Goal: Communication & Community: Answer question/provide support

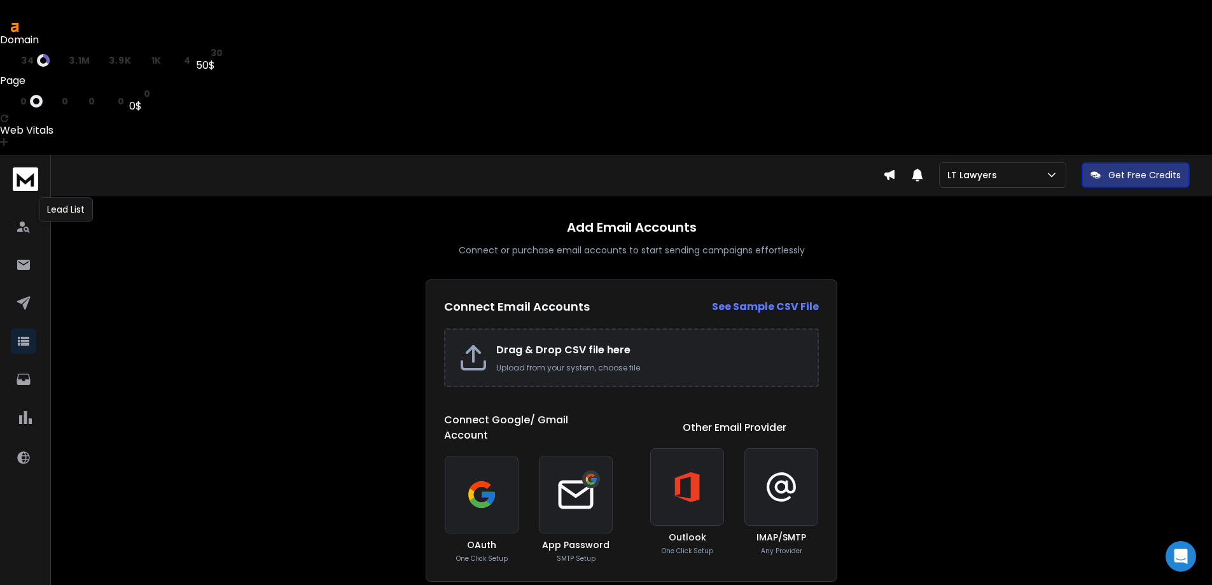
click at [25, 337] on icon at bounding box center [23, 341] width 11 height 9
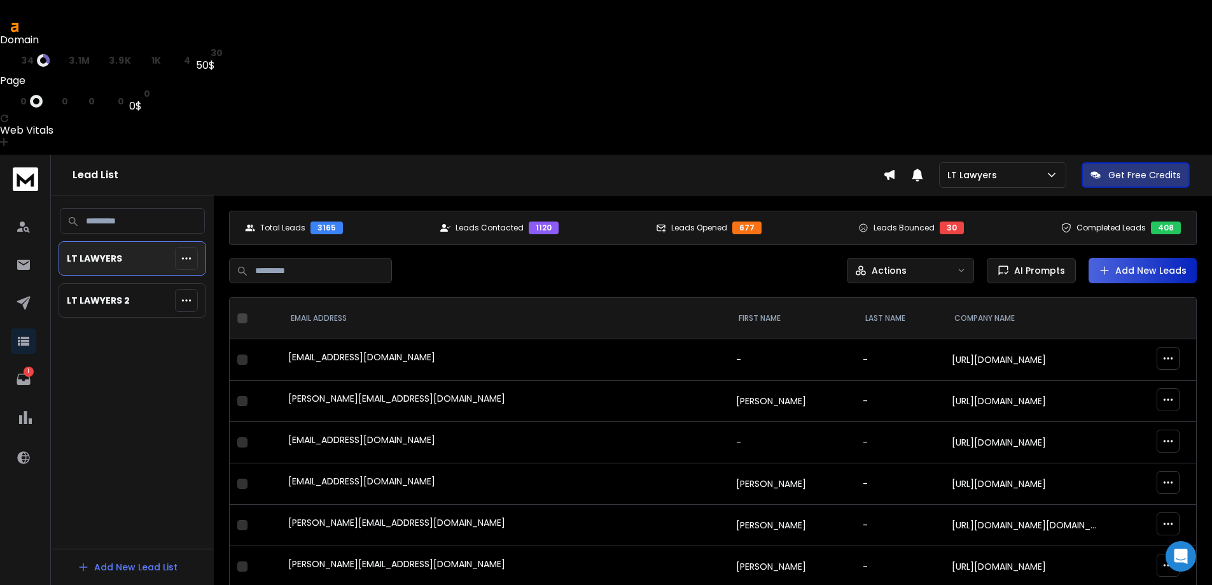
click at [150, 281] on div "LT LAWYERS LT LAWYERS 2" at bounding box center [132, 464] width 163 height 447
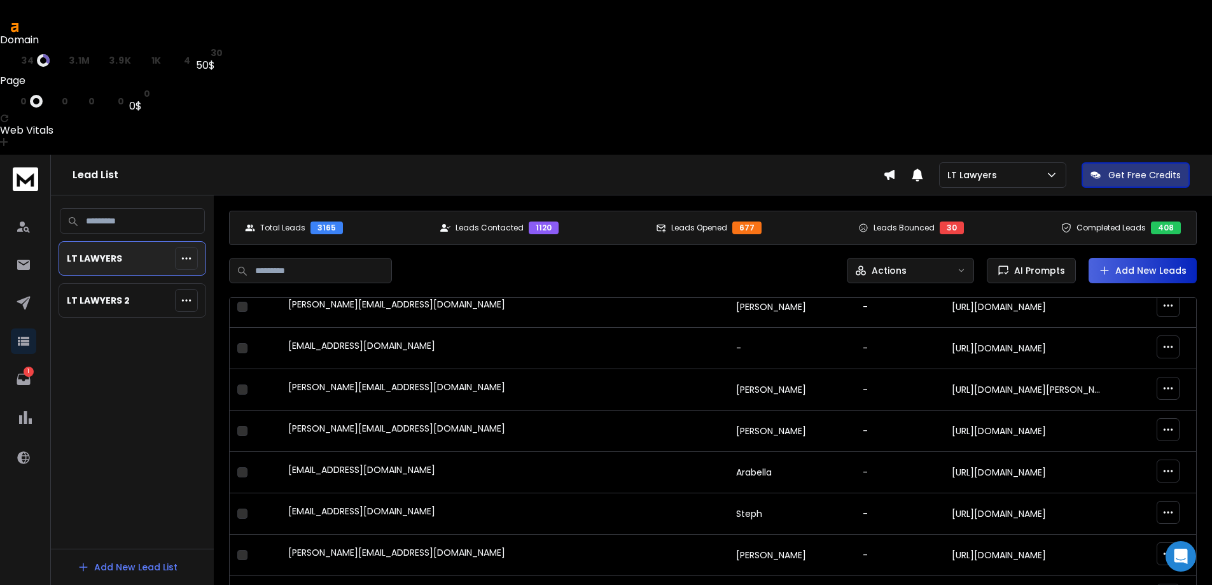
scroll to position [1176, 0]
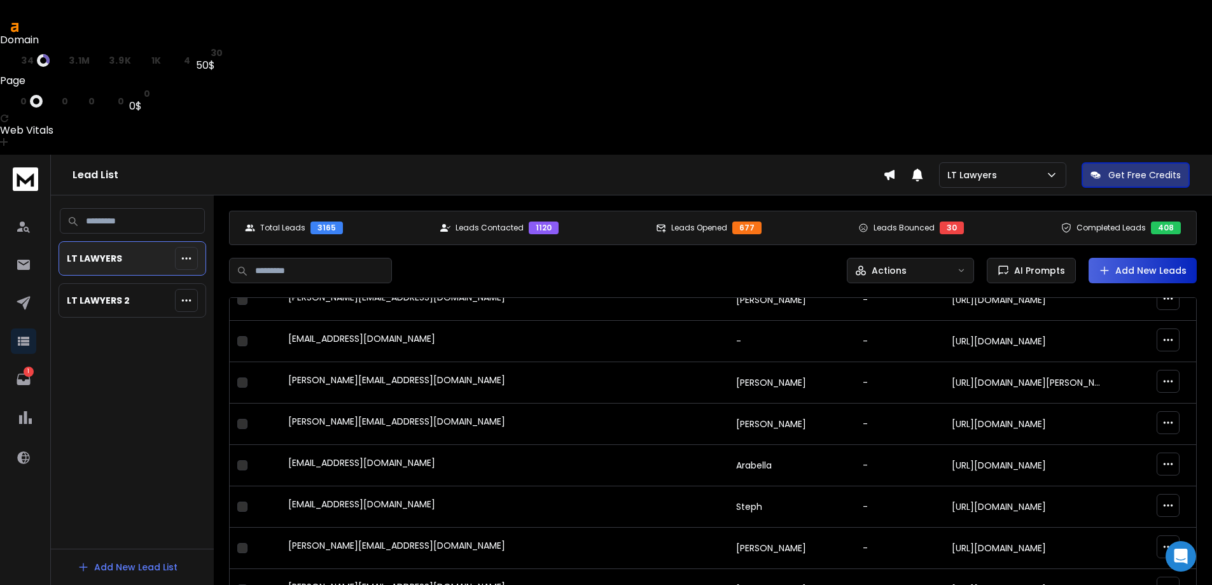
click at [144, 425] on div "LT LAWYERS LT LAWYERS 2" at bounding box center [132, 464] width 163 height 447
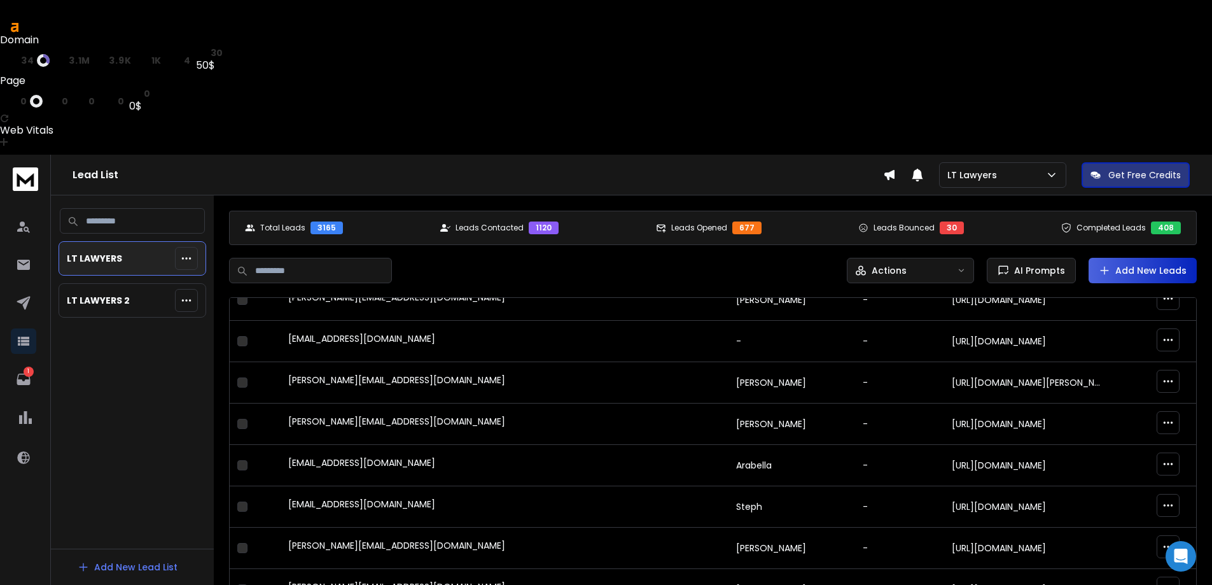
click at [144, 425] on div "LT LAWYERS LT LAWYERS 2" at bounding box center [132, 464] width 163 height 447
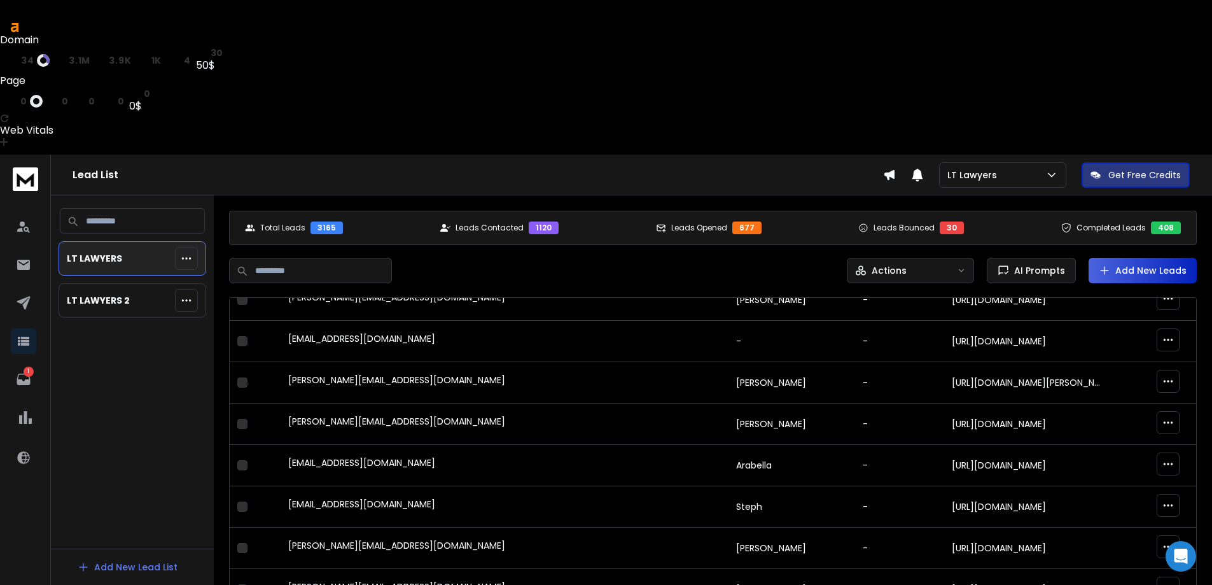
click at [144, 425] on div "LT LAWYERS LT LAWYERS 2" at bounding box center [132, 464] width 163 height 447
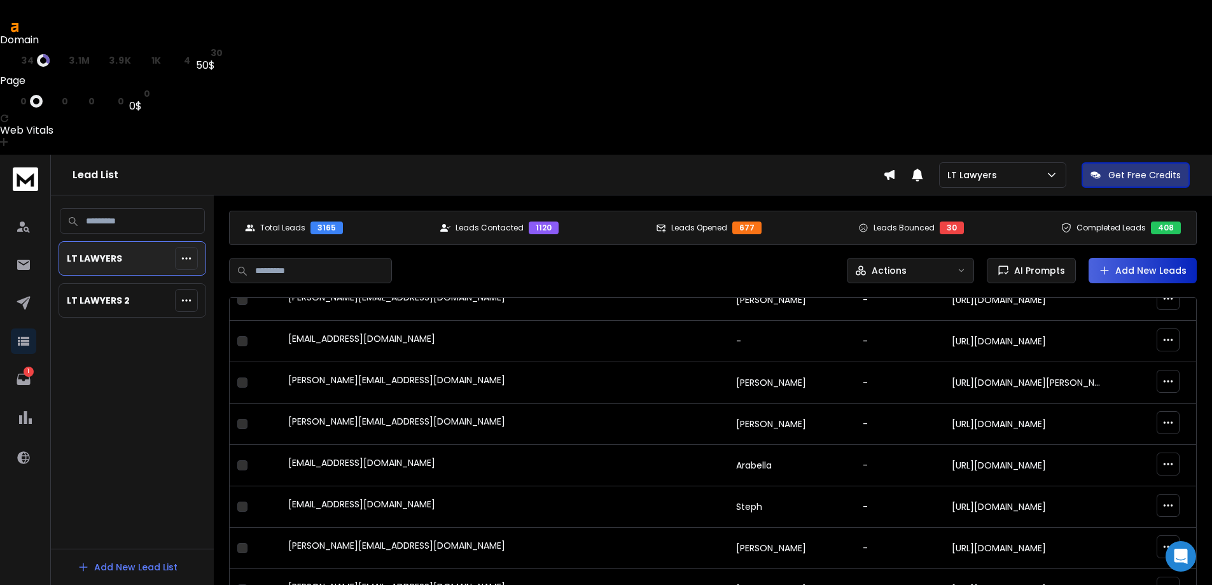
click at [144, 425] on div "LT LAWYERS LT LAWYERS 2" at bounding box center [132, 464] width 163 height 447
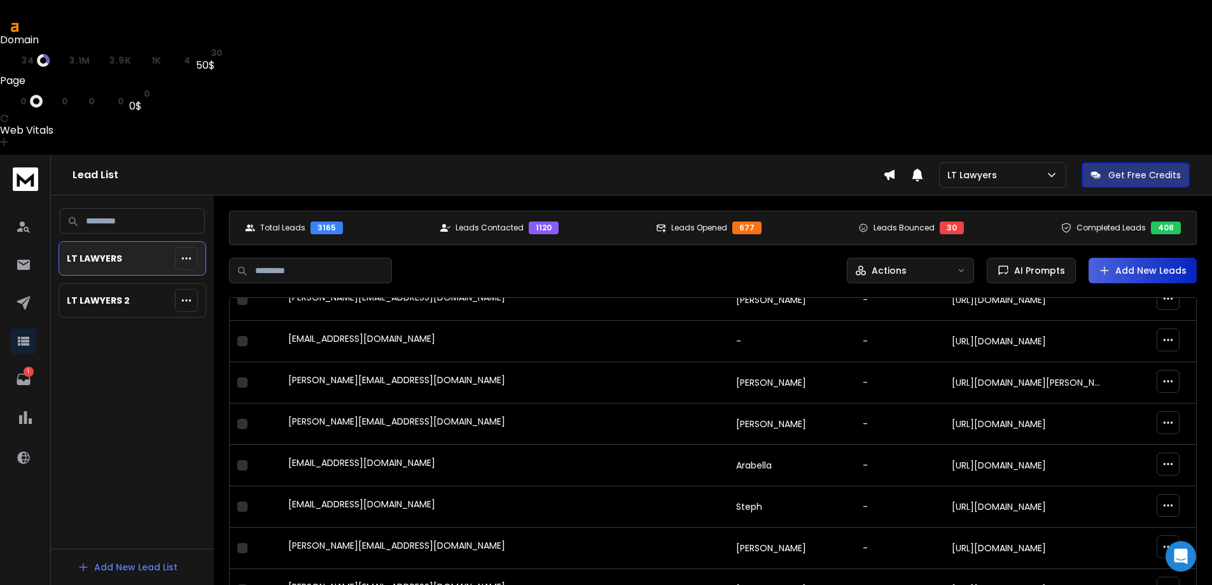
click at [144, 425] on div "LT LAWYERS LT LAWYERS 2" at bounding box center [132, 464] width 163 height 447
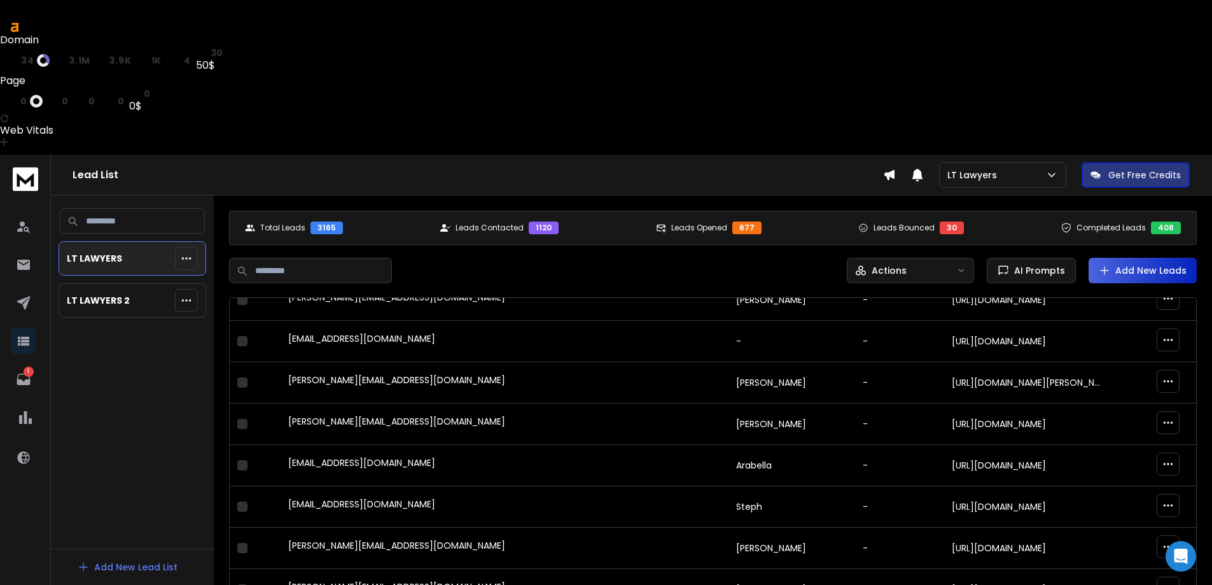
click at [144, 425] on div "LT LAWYERS LT LAWYERS 2" at bounding box center [132, 464] width 163 height 447
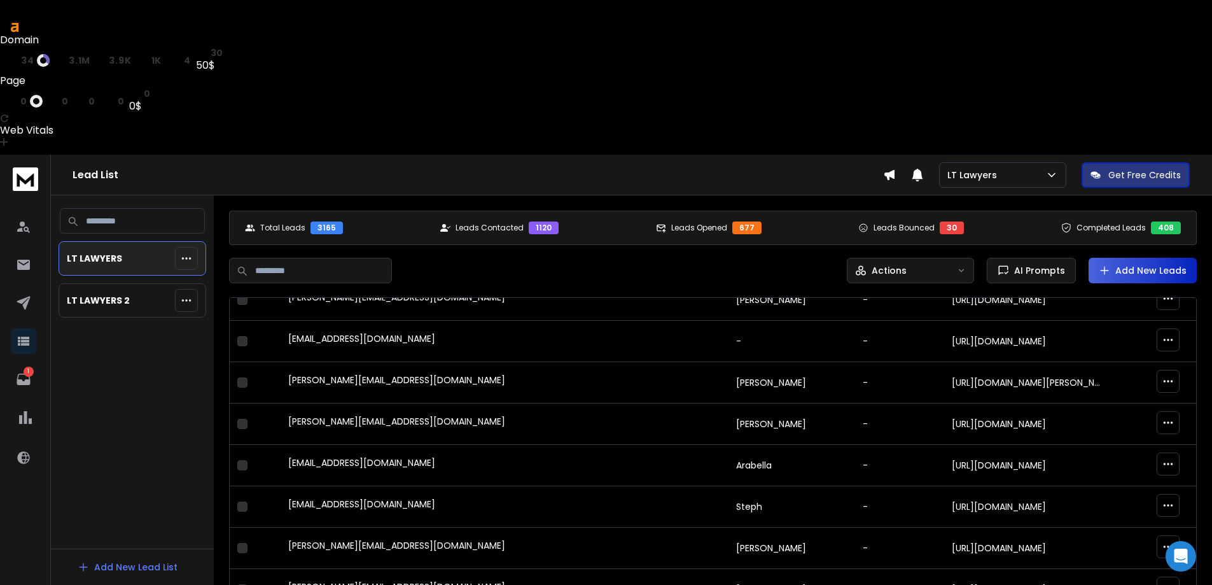
click at [144, 425] on div "LT LAWYERS LT LAWYERS 2" at bounding box center [132, 464] width 163 height 447
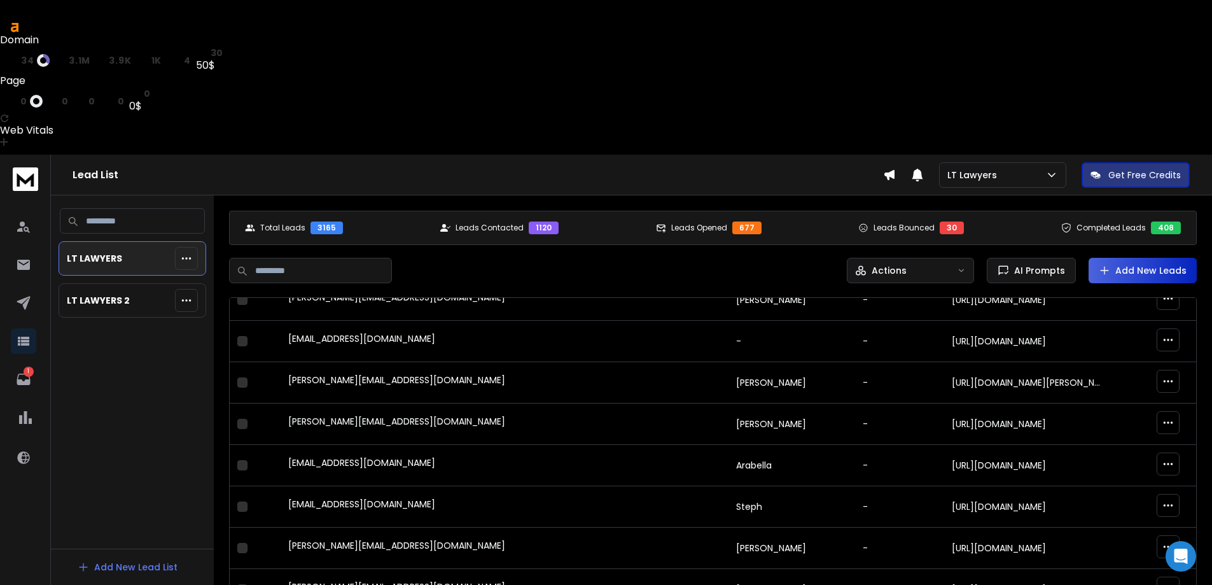
click at [144, 425] on div "LT LAWYERS LT LAWYERS 2" at bounding box center [132, 464] width 163 height 447
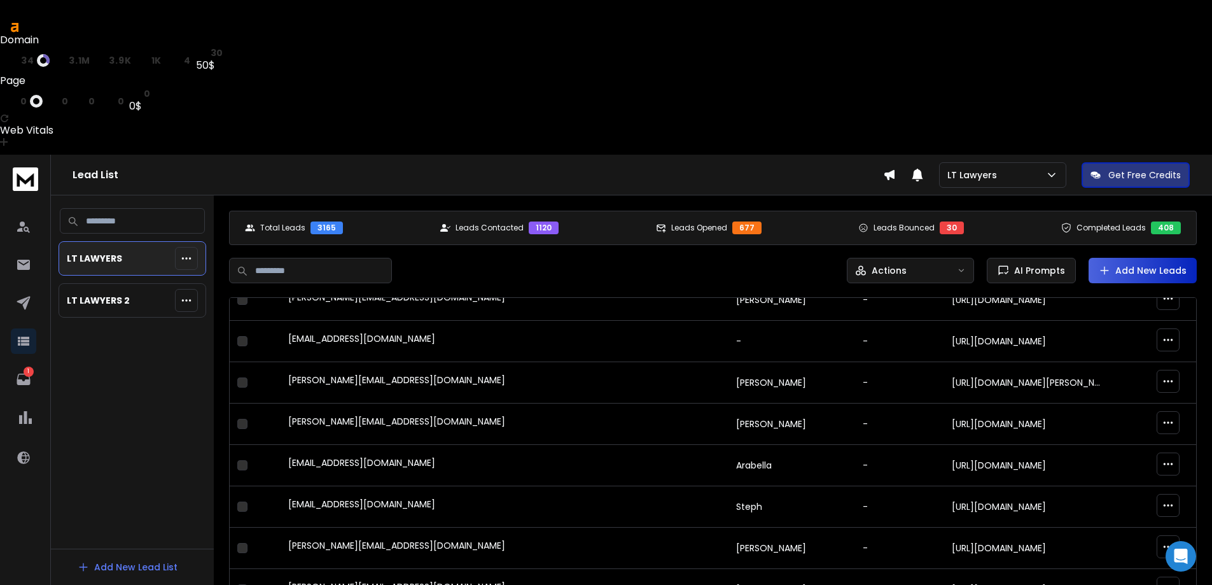
click at [144, 425] on div "LT LAWYERS LT LAWYERS 2" at bounding box center [132, 464] width 163 height 447
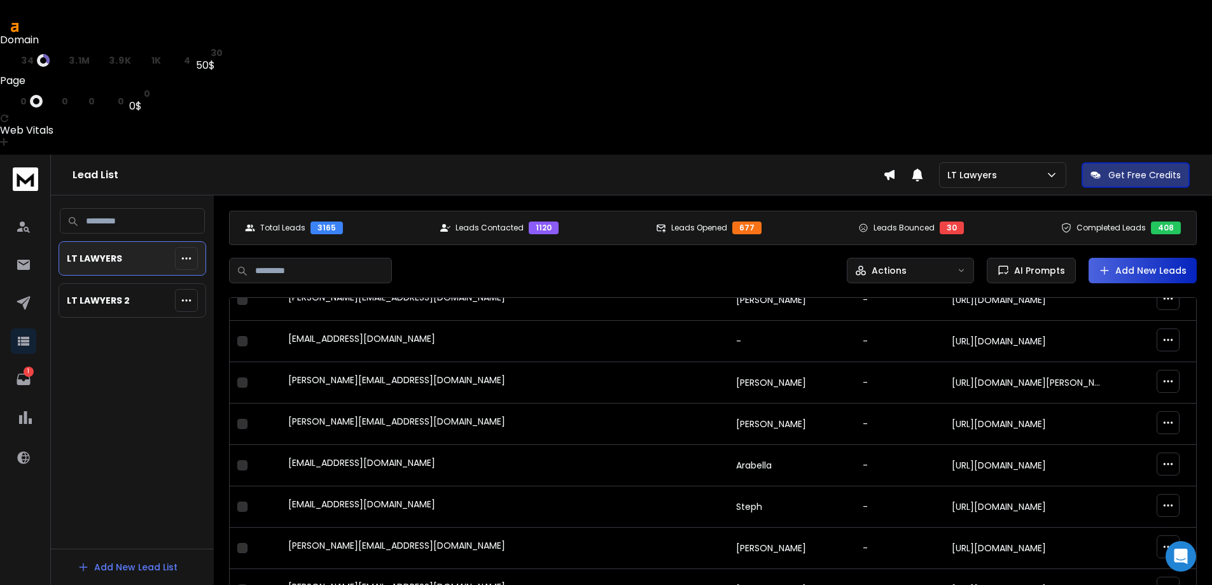
click at [144, 425] on div "LT LAWYERS LT LAWYERS 2" at bounding box center [132, 464] width 163 height 447
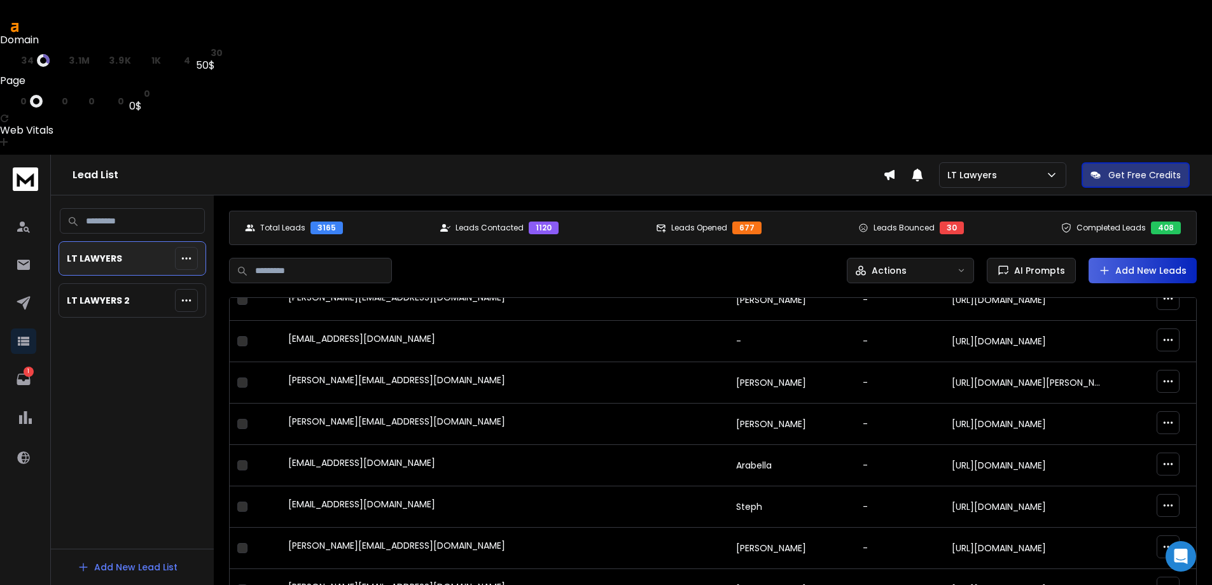
click at [144, 425] on div "LT LAWYERS LT LAWYERS 2" at bounding box center [132, 464] width 163 height 447
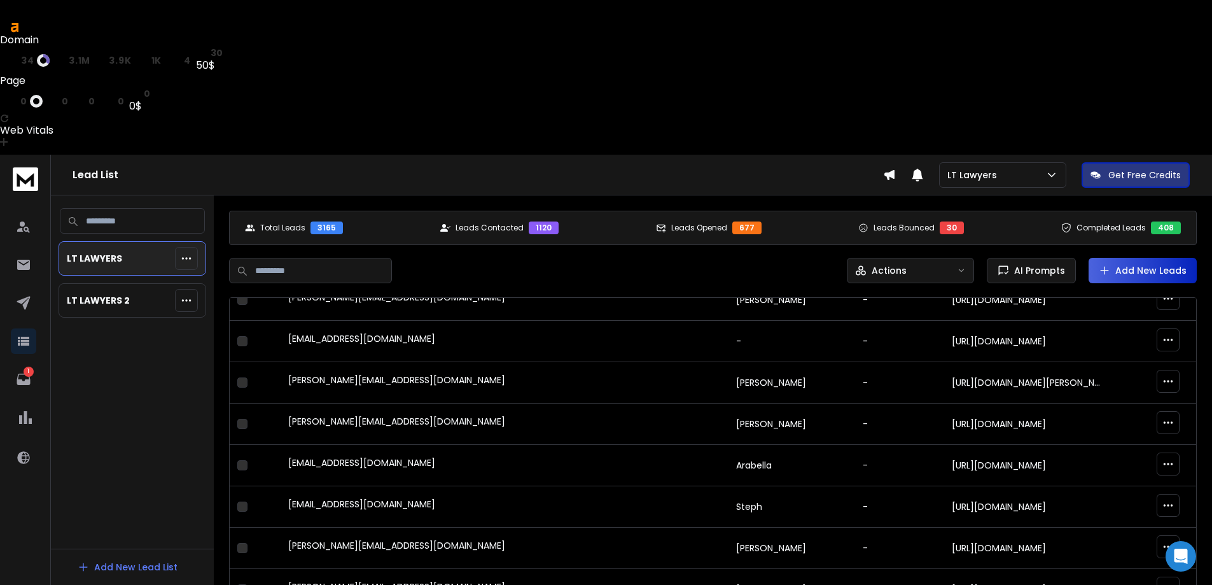
click at [144, 425] on div "LT LAWYERS LT LAWYERS 2" at bounding box center [132, 464] width 163 height 447
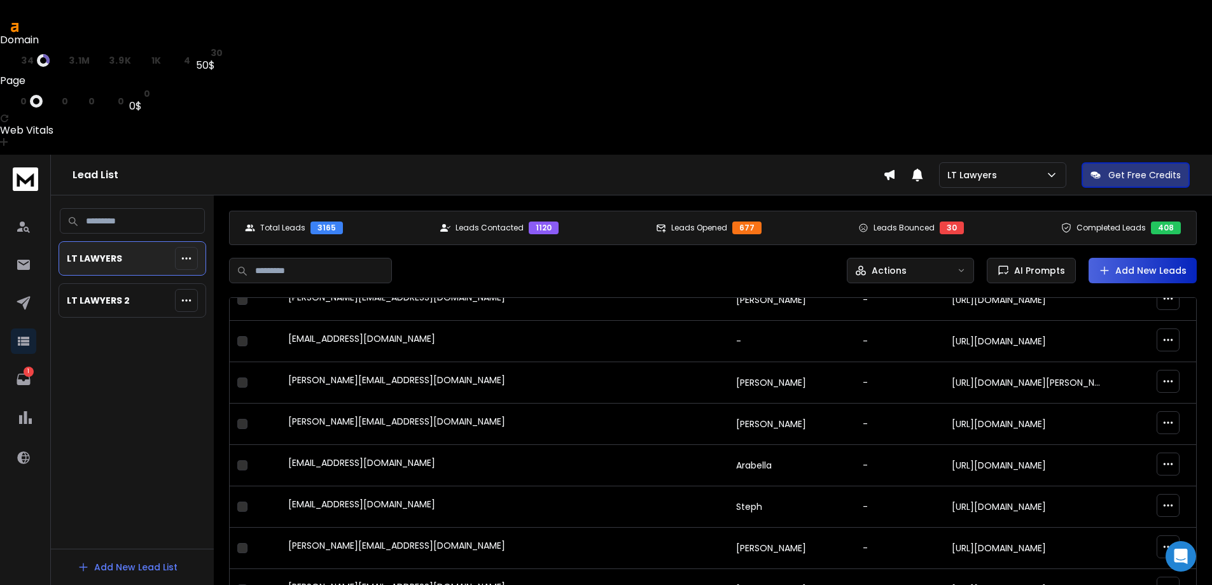
click at [144, 425] on div "LT LAWYERS LT LAWYERS 2" at bounding box center [132, 464] width 163 height 447
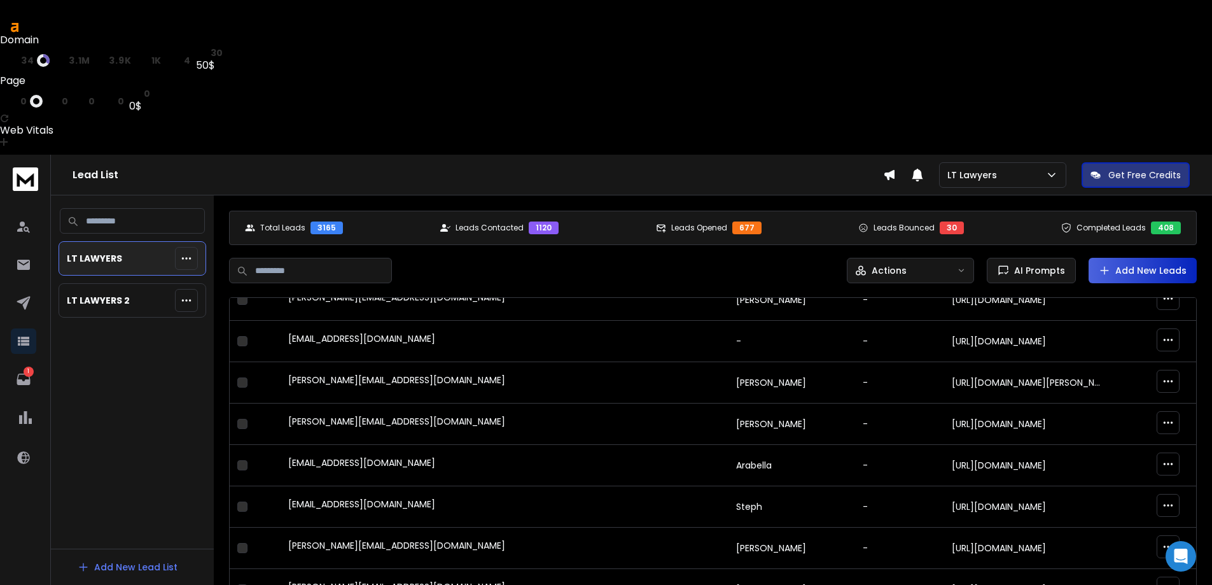
click at [144, 425] on div "LT LAWYERS LT LAWYERS 2" at bounding box center [132, 464] width 163 height 447
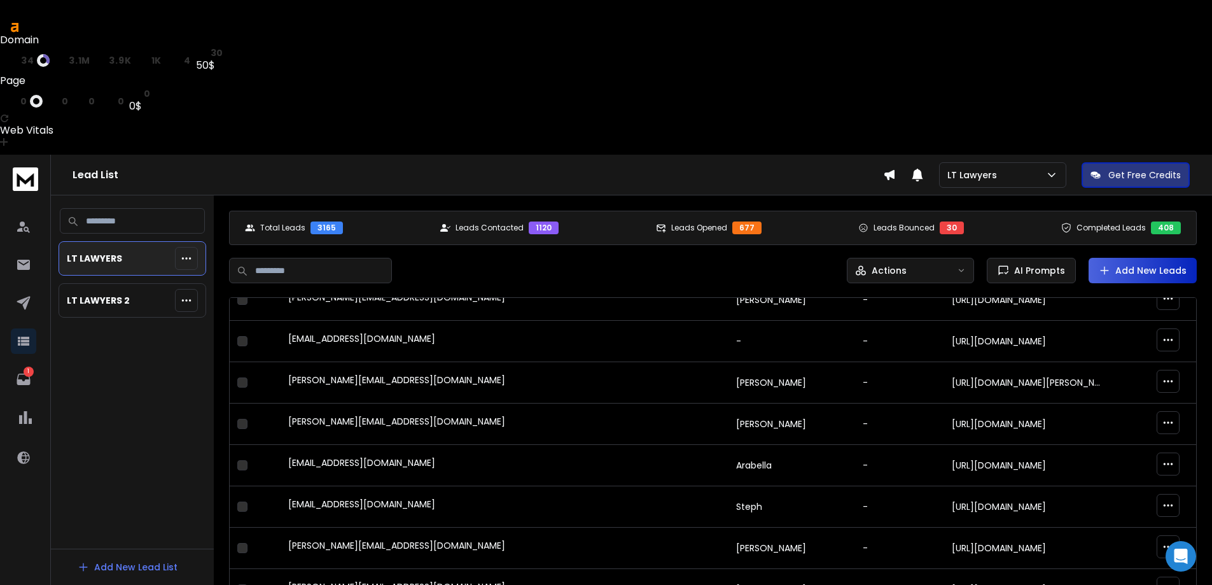
click at [144, 425] on div "LT LAWYERS LT LAWYERS 2" at bounding box center [132, 464] width 163 height 447
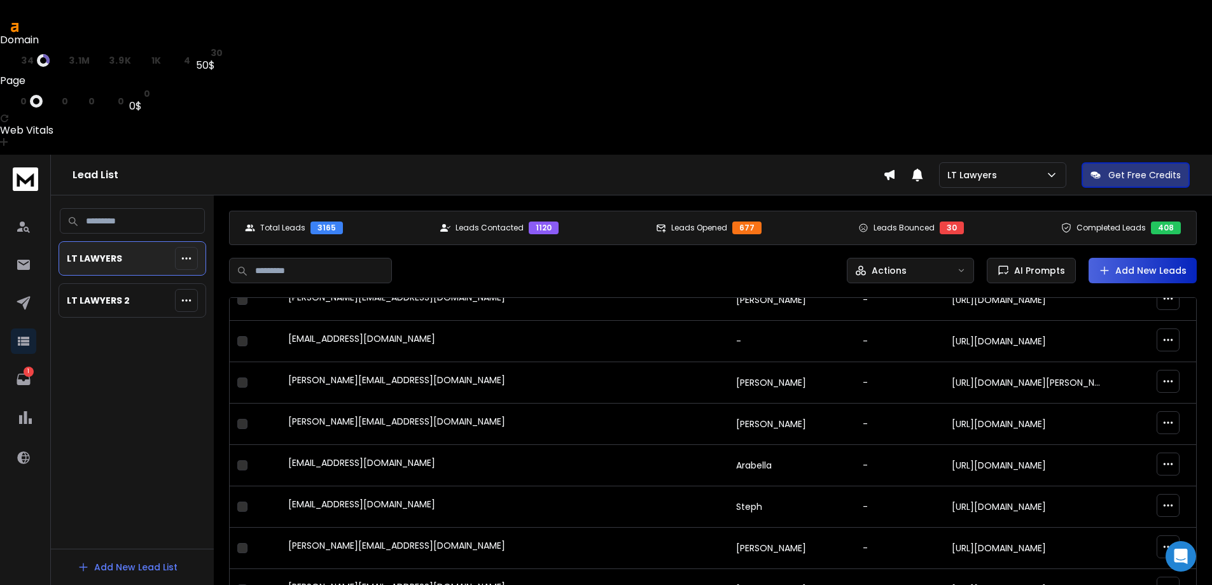
click at [144, 425] on div "LT LAWYERS LT LAWYERS 2" at bounding box center [132, 464] width 163 height 447
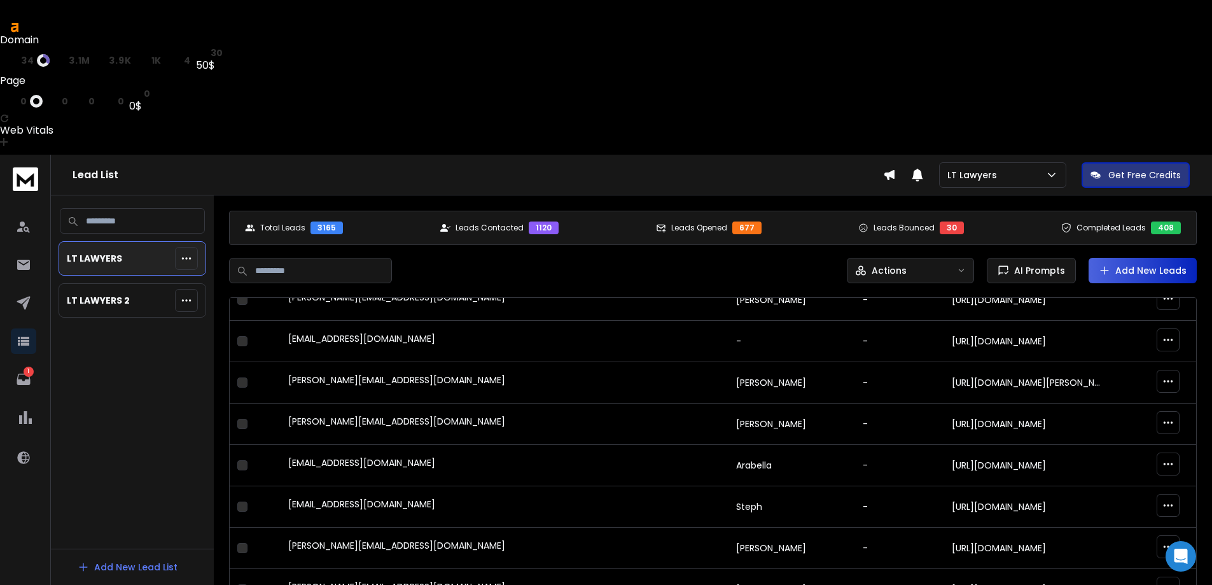
click at [144, 425] on div "LT LAWYERS LT LAWYERS 2" at bounding box center [132, 464] width 163 height 447
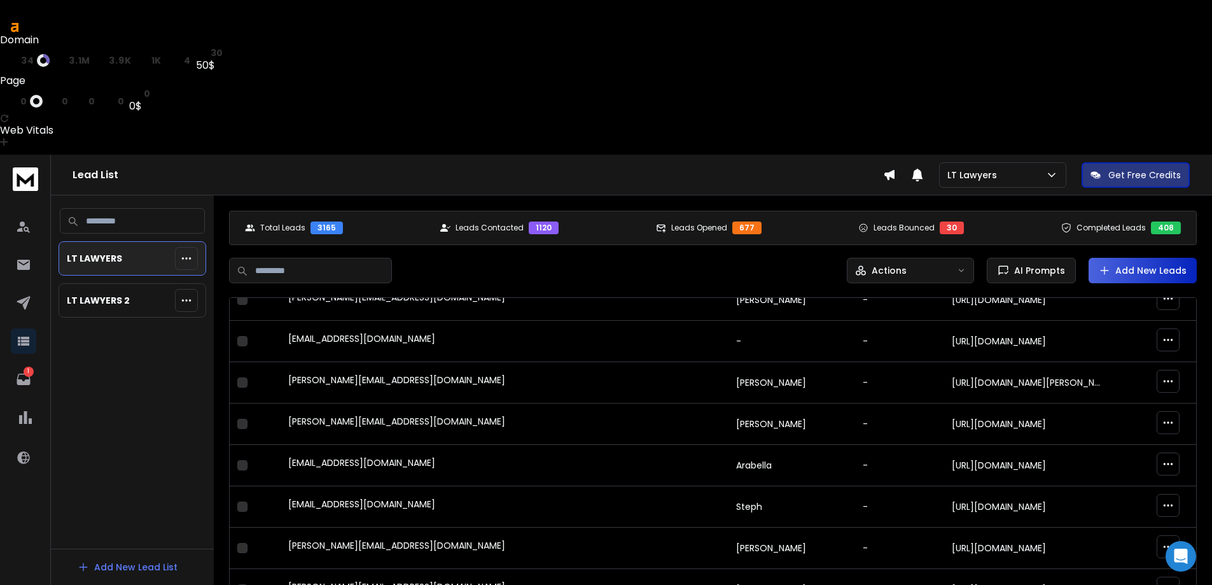
click at [144, 425] on div "LT LAWYERS LT LAWYERS 2" at bounding box center [132, 464] width 163 height 447
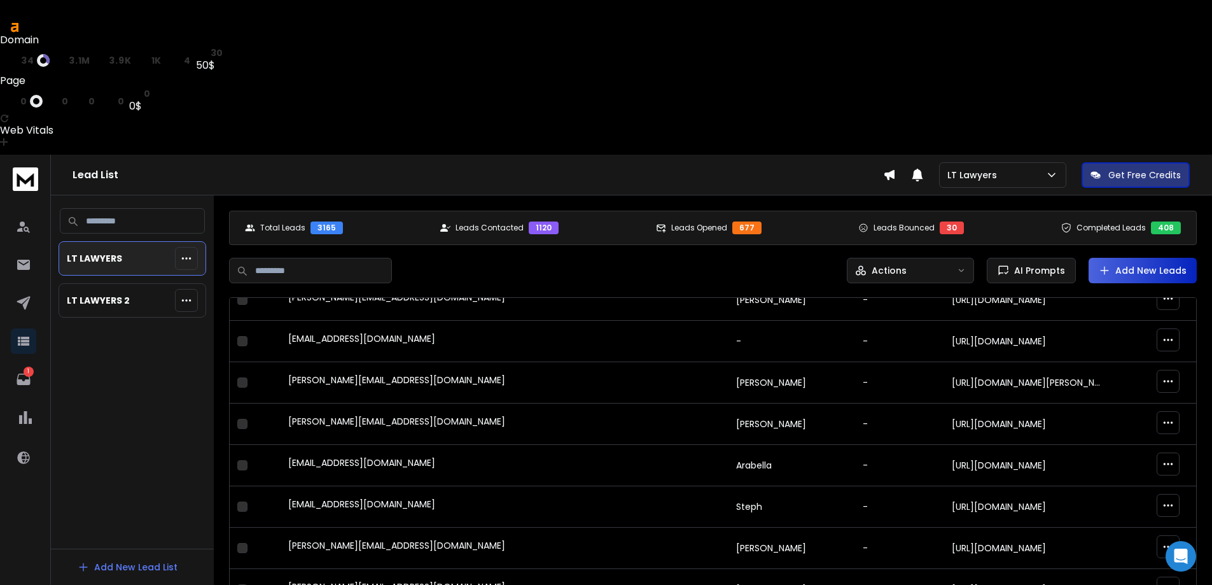
click at [144, 425] on div "LT LAWYERS LT LAWYERS 2" at bounding box center [132, 464] width 163 height 447
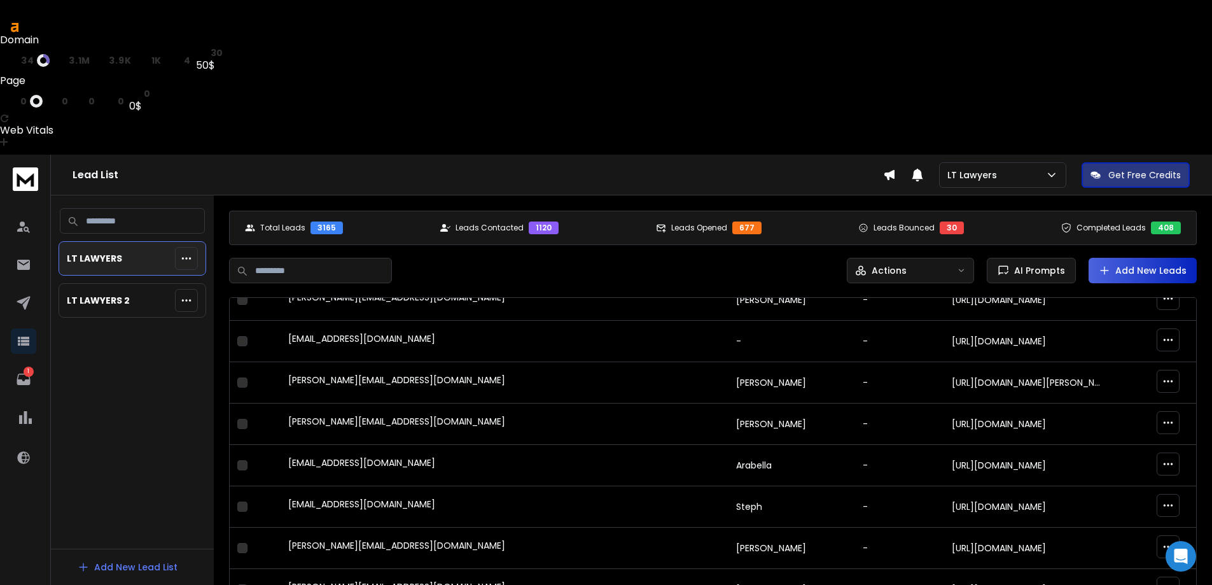
click at [144, 425] on div "LT LAWYERS LT LAWYERS 2" at bounding box center [132, 464] width 163 height 447
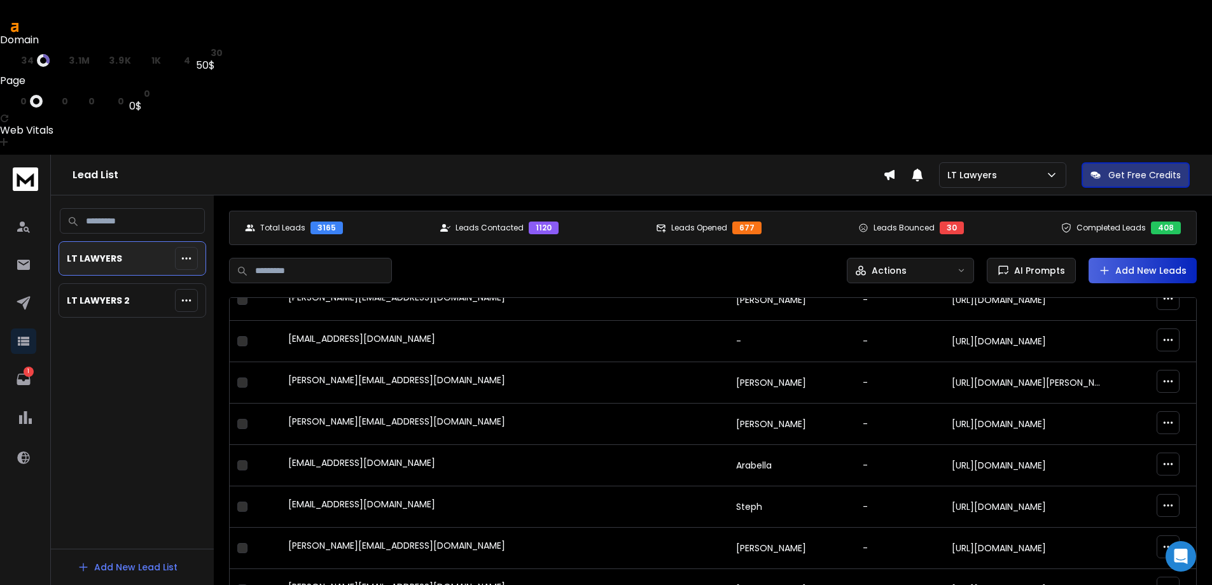
click at [144, 425] on div "LT LAWYERS LT LAWYERS 2" at bounding box center [132, 464] width 163 height 447
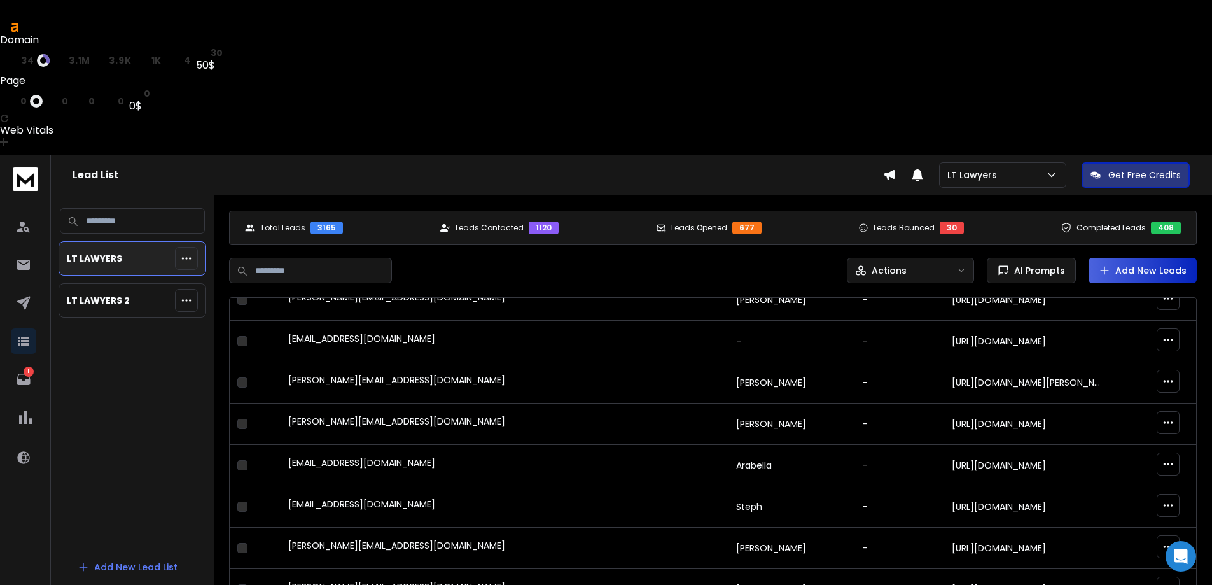
click at [144, 425] on div "LT LAWYERS LT LAWYERS 2" at bounding box center [132, 464] width 163 height 447
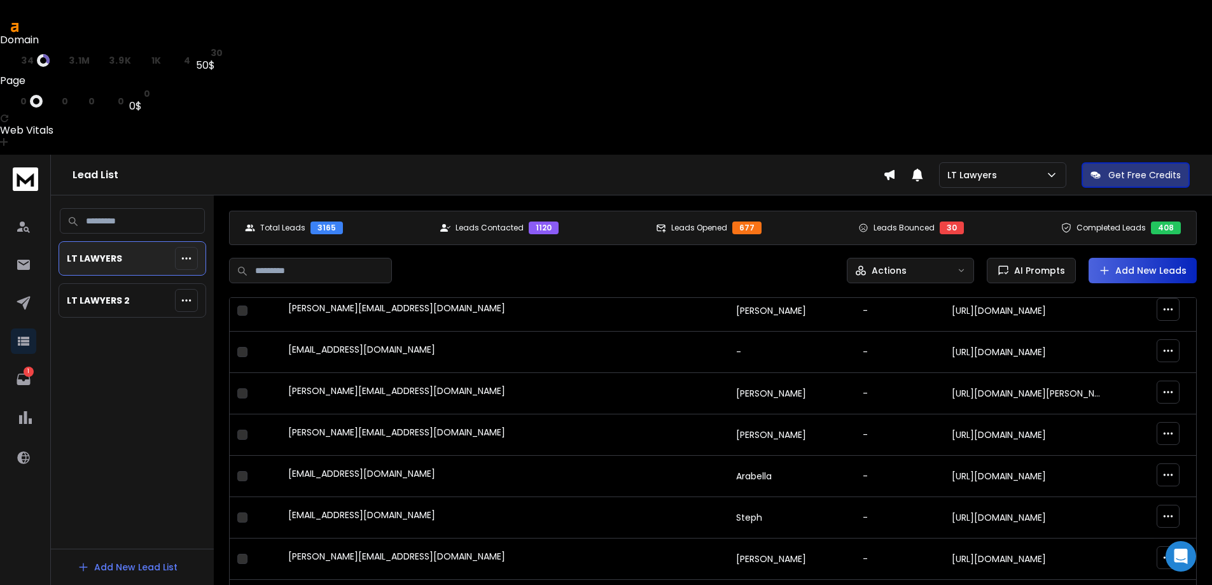
scroll to position [1173, 0]
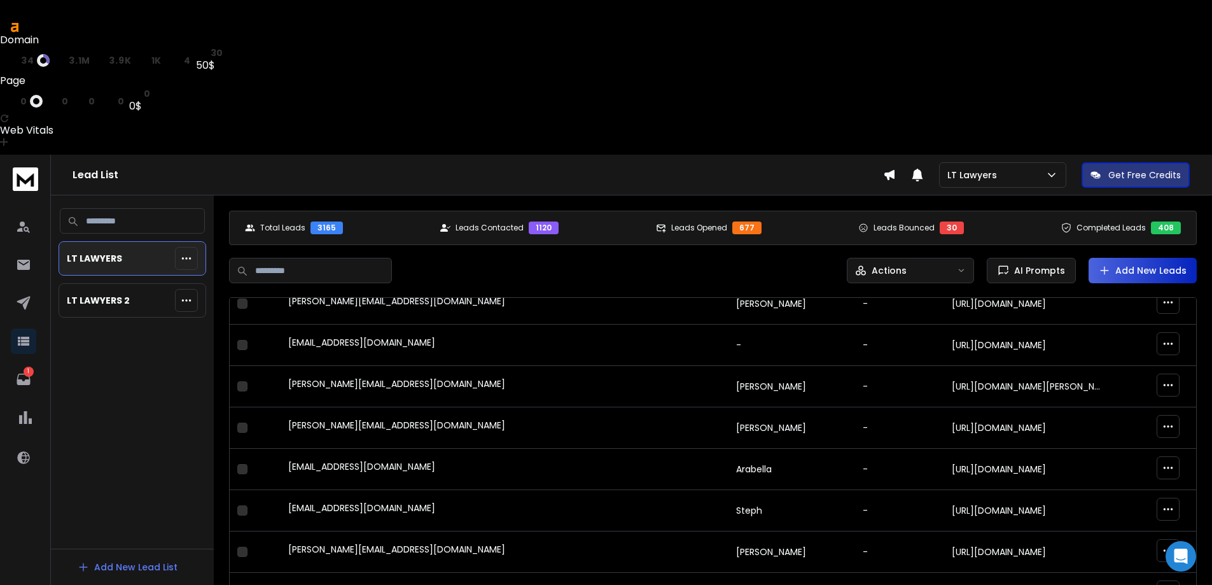
click at [144, 425] on div "LT LAWYERS LT LAWYERS 2" at bounding box center [132, 464] width 163 height 447
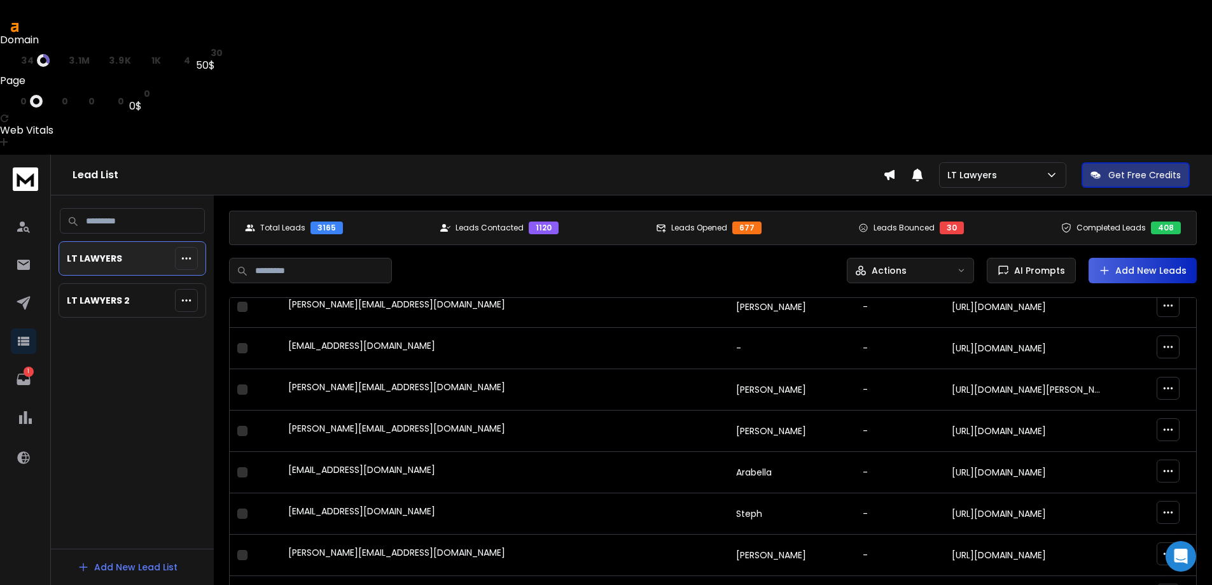
scroll to position [1176, 0]
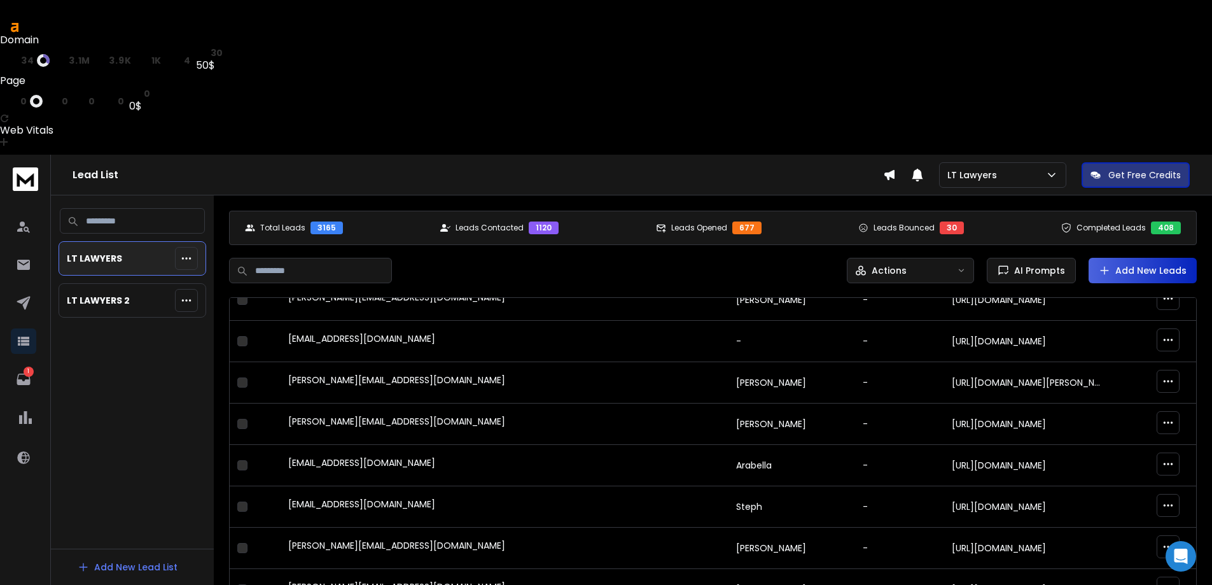
click at [144, 425] on div "LT LAWYERS LT LAWYERS 2" at bounding box center [132, 464] width 163 height 447
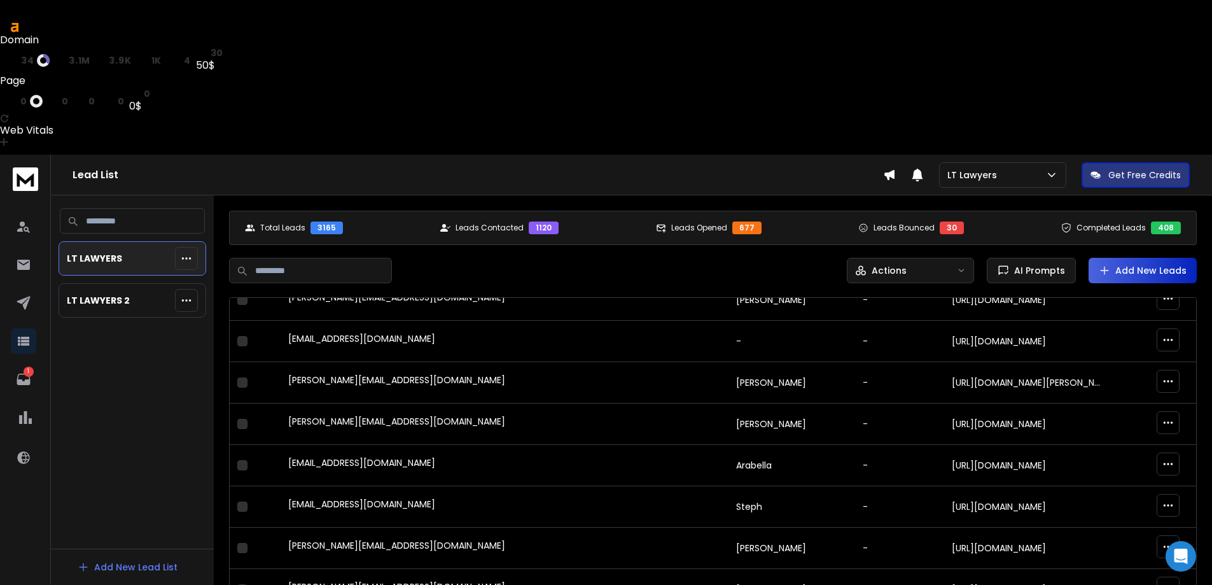
click at [144, 425] on div "LT LAWYERS LT LAWYERS 2" at bounding box center [132, 464] width 163 height 447
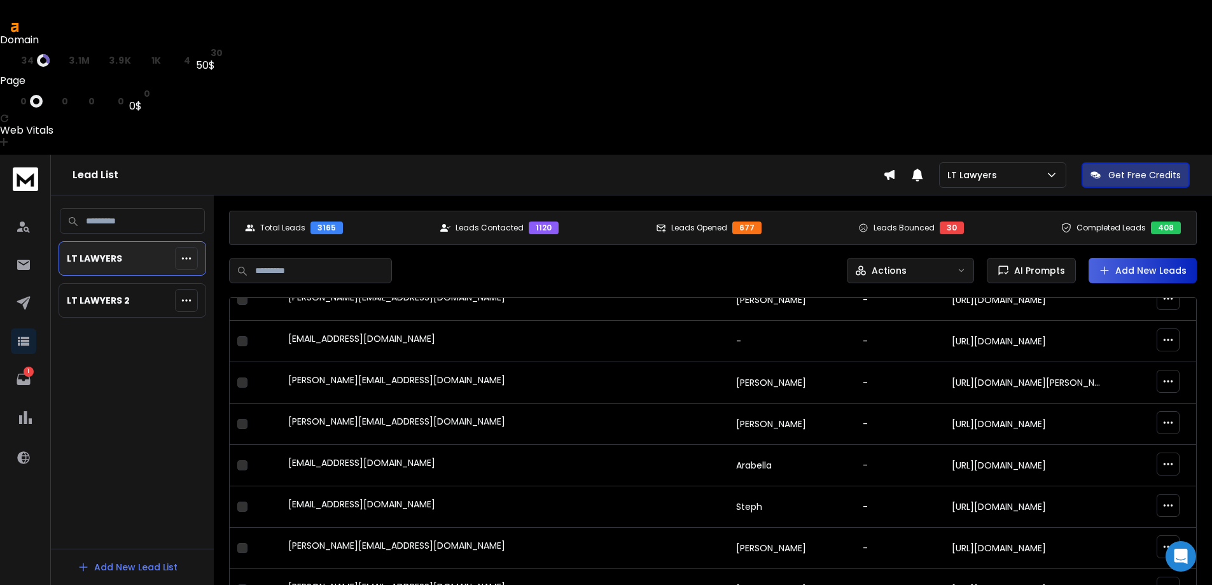
click at [144, 425] on div "LT LAWYERS LT LAWYERS 2" at bounding box center [132, 464] width 163 height 447
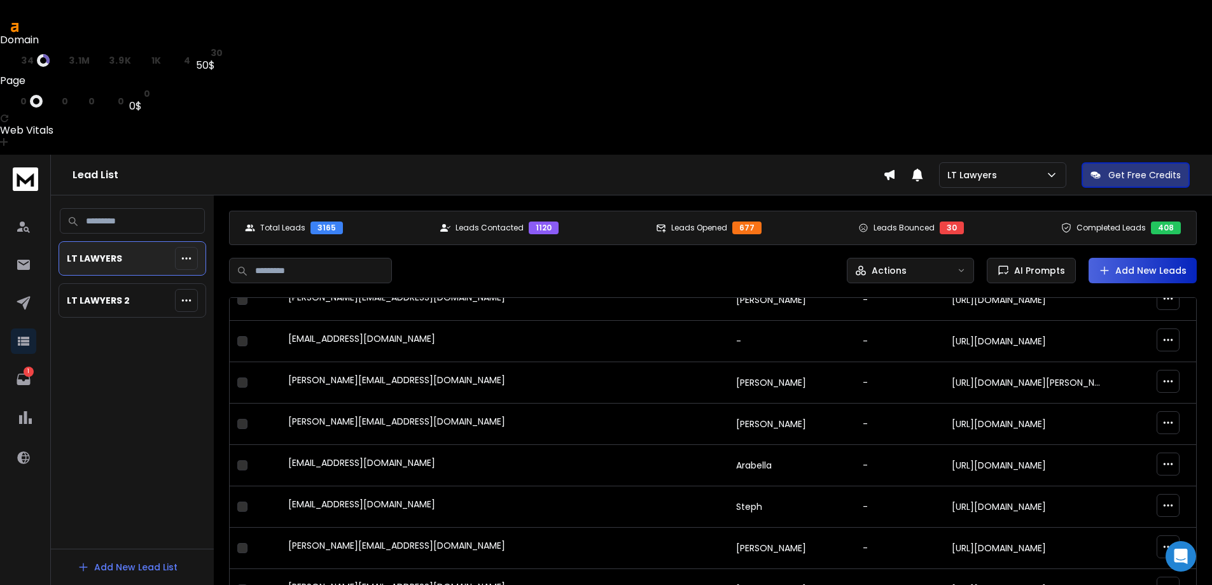
click at [144, 425] on div "LT LAWYERS LT LAWYERS 2" at bounding box center [132, 464] width 163 height 447
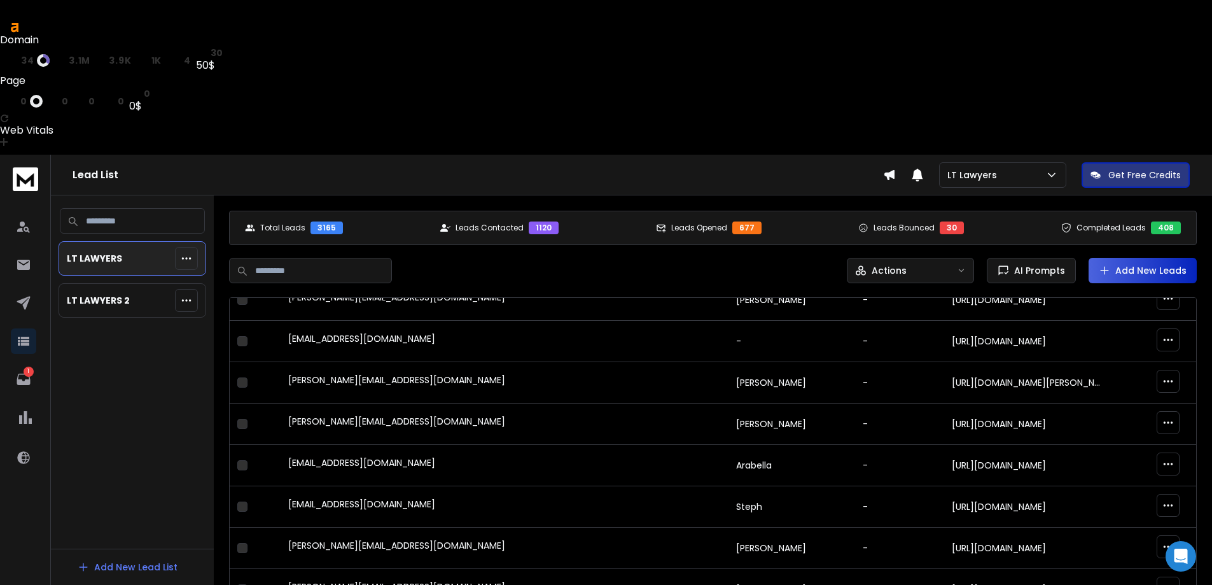
click at [144, 425] on div "LT LAWYERS LT LAWYERS 2" at bounding box center [132, 464] width 163 height 447
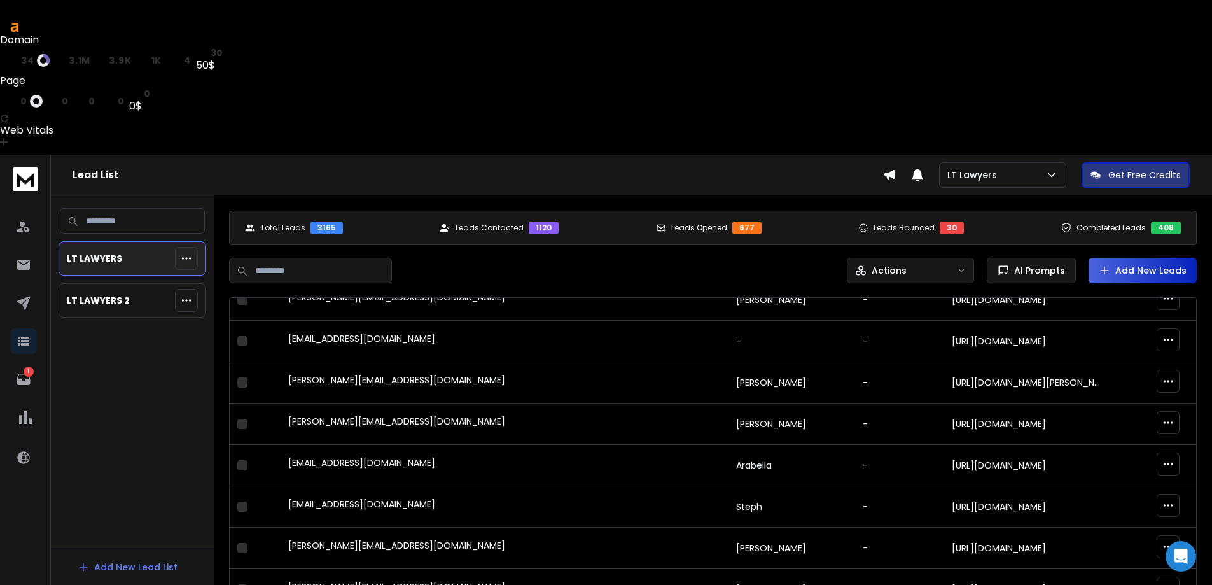
click at [144, 425] on div "LT LAWYERS LT LAWYERS 2" at bounding box center [132, 464] width 163 height 447
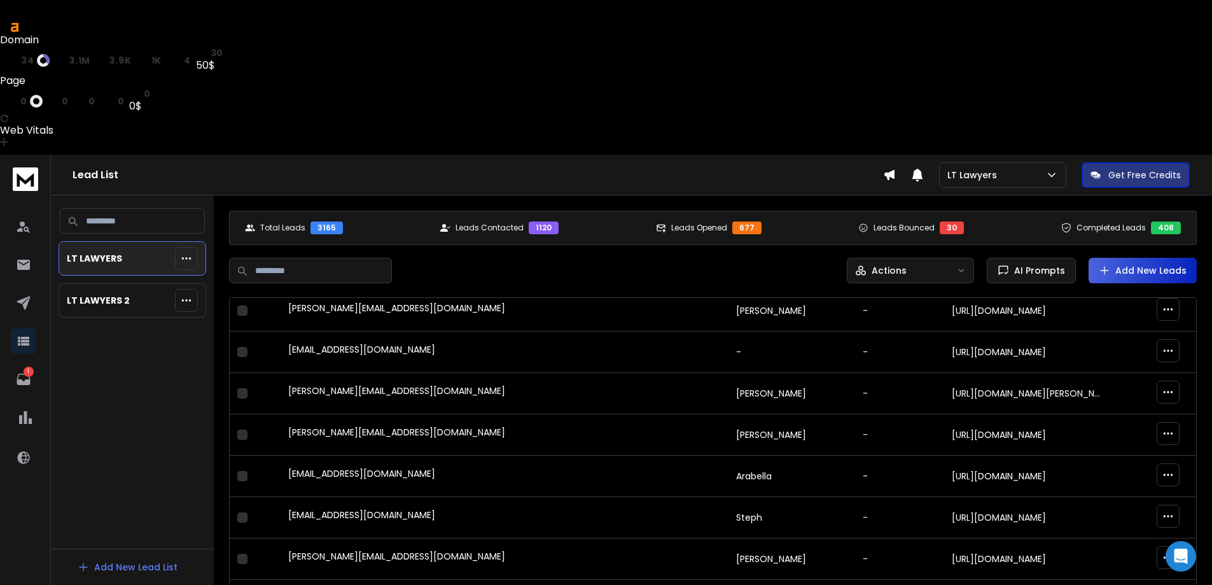
scroll to position [1173, 0]
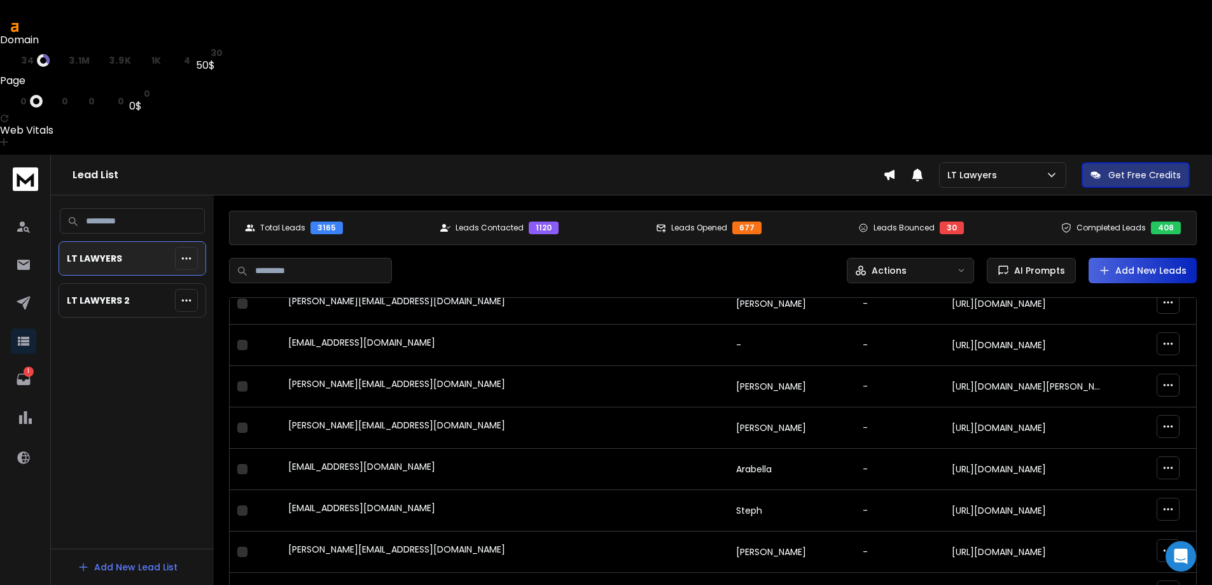
click at [144, 425] on div "LT LAWYERS LT LAWYERS 2" at bounding box center [132, 464] width 163 height 447
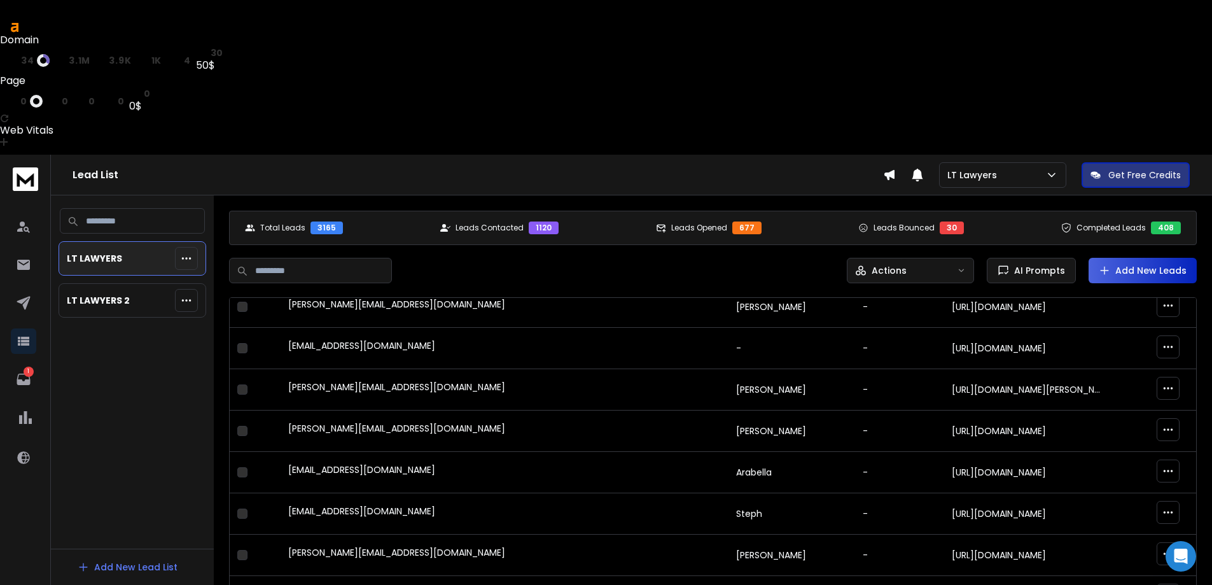
scroll to position [1176, 0]
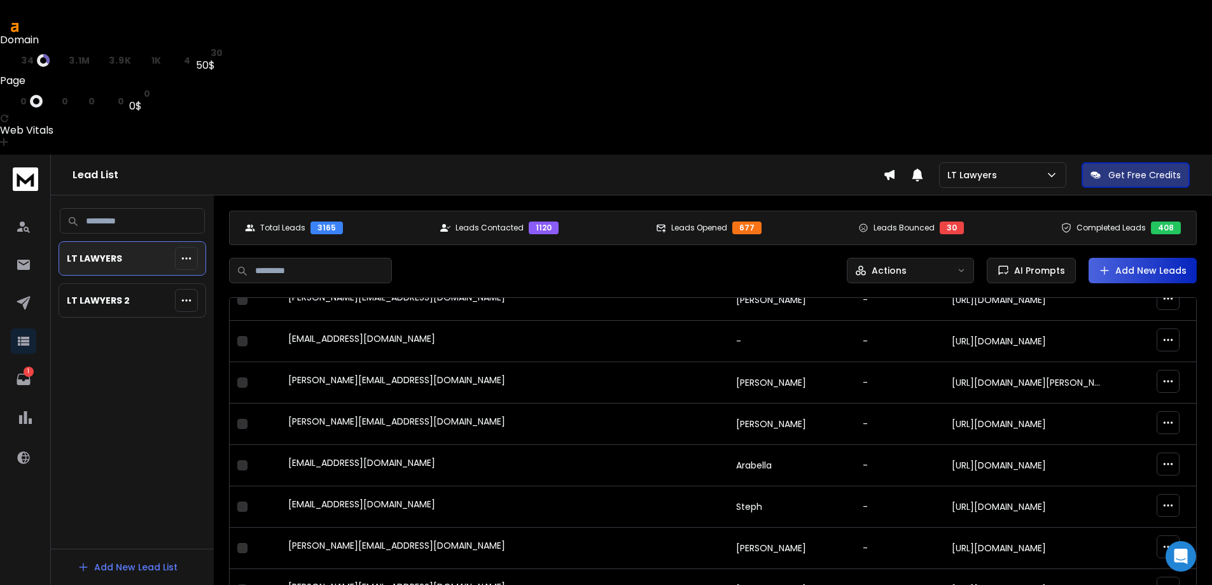
click at [144, 425] on div "LT LAWYERS LT LAWYERS 2" at bounding box center [132, 464] width 163 height 447
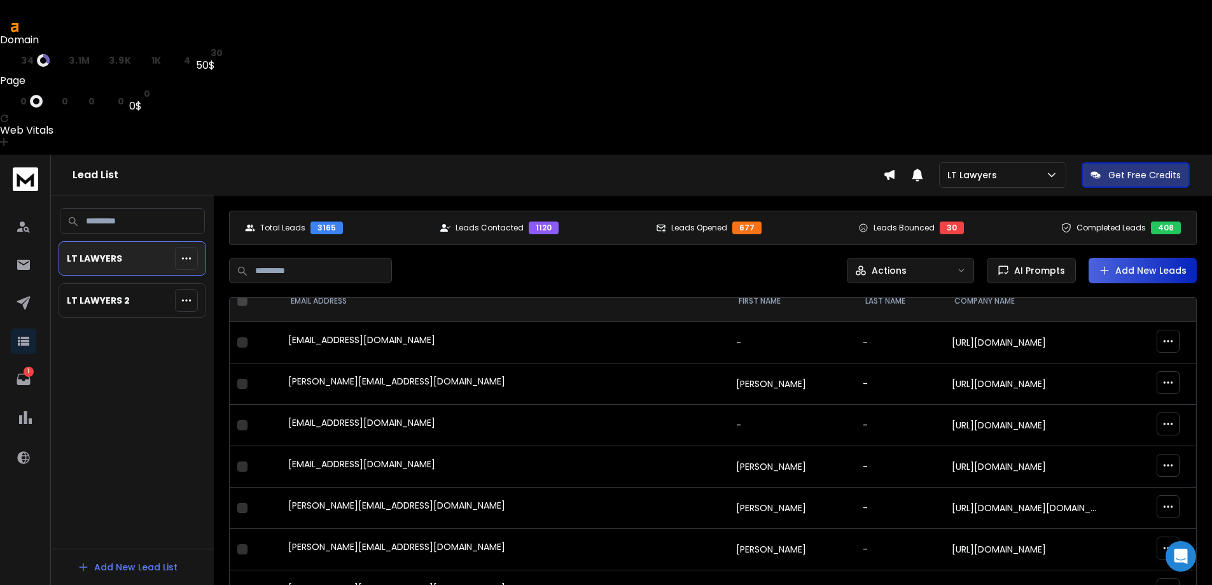
scroll to position [0, 0]
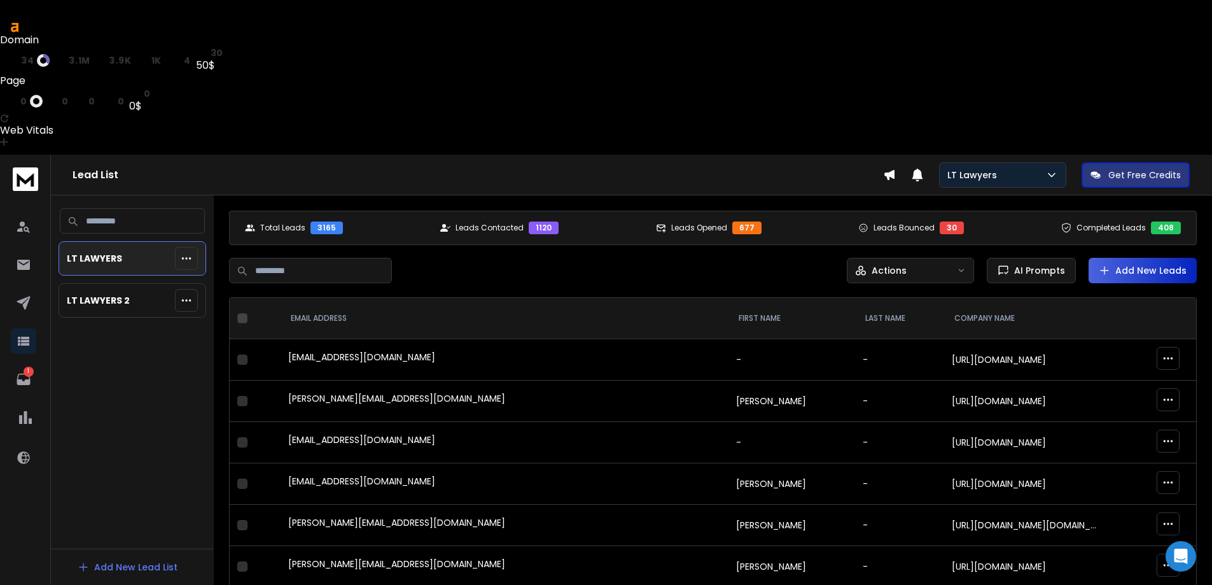
click at [979, 169] on p "LT Lawyers" at bounding box center [974, 175] width 55 height 13
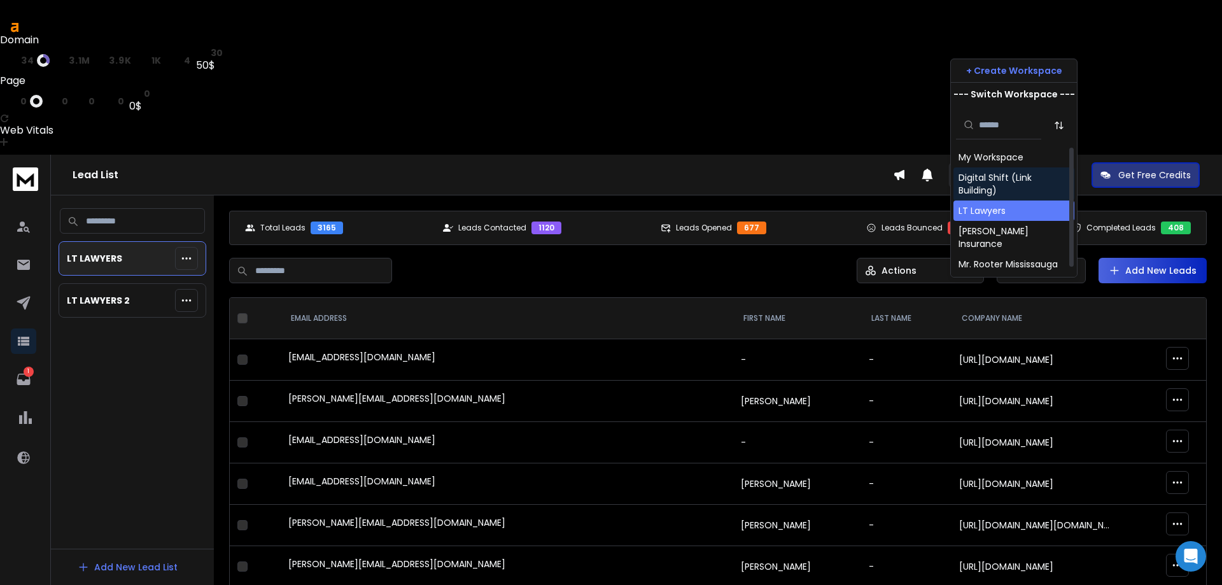
click at [981, 180] on div "Digital Shift (Link Building)" at bounding box center [1013, 183] width 111 height 25
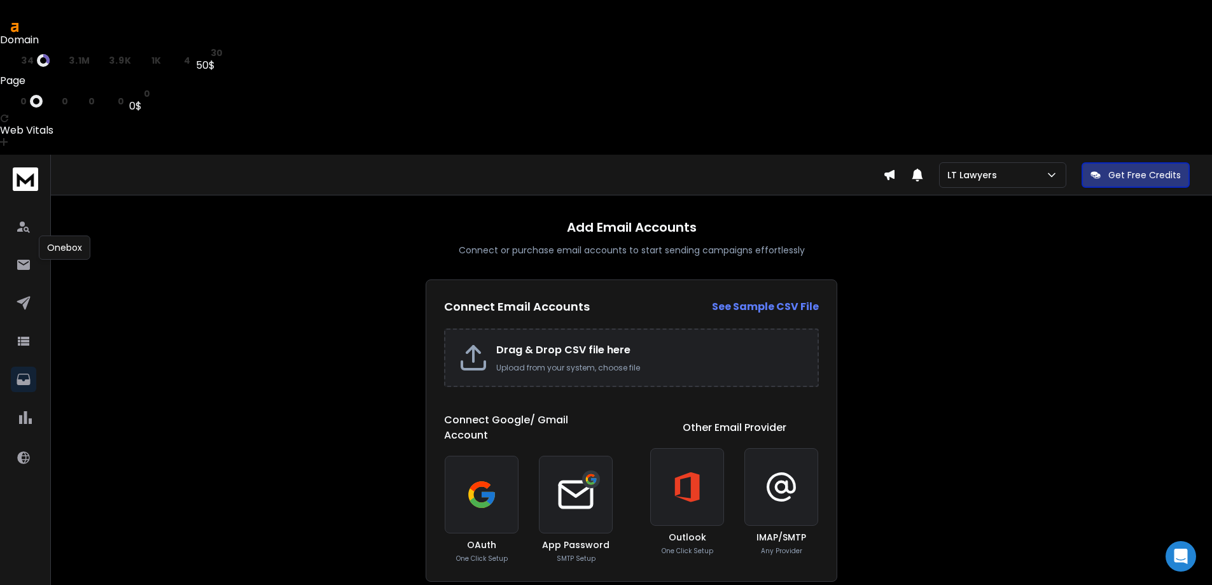
click at [18, 373] on icon at bounding box center [23, 378] width 13 height 11
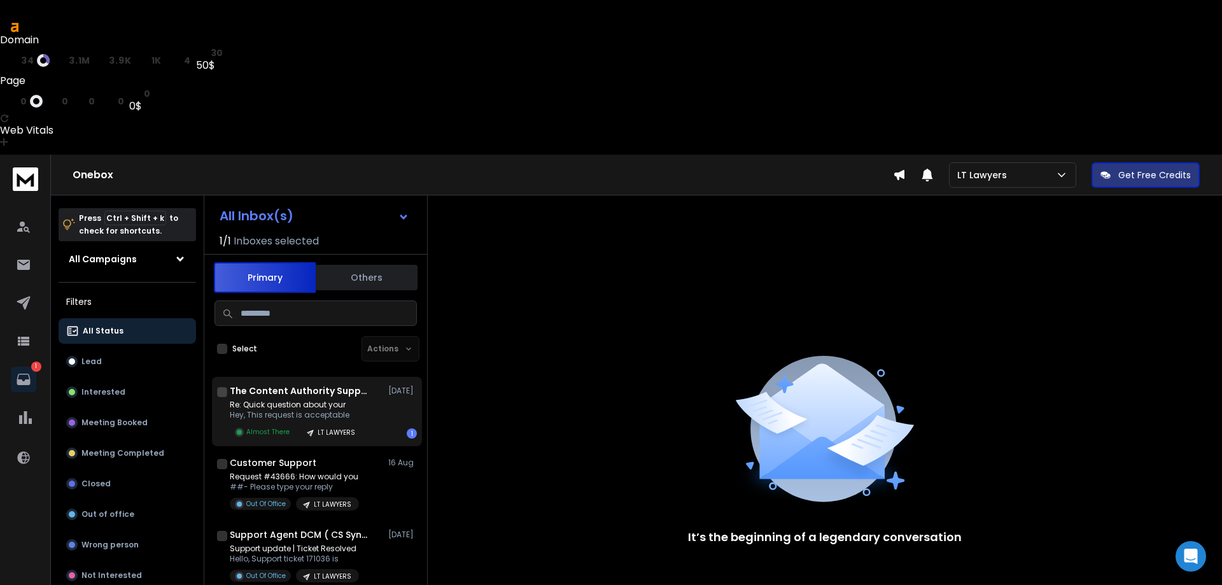
click at [354, 410] on p "Hey, This request is acceptable" at bounding box center [296, 415] width 133 height 10
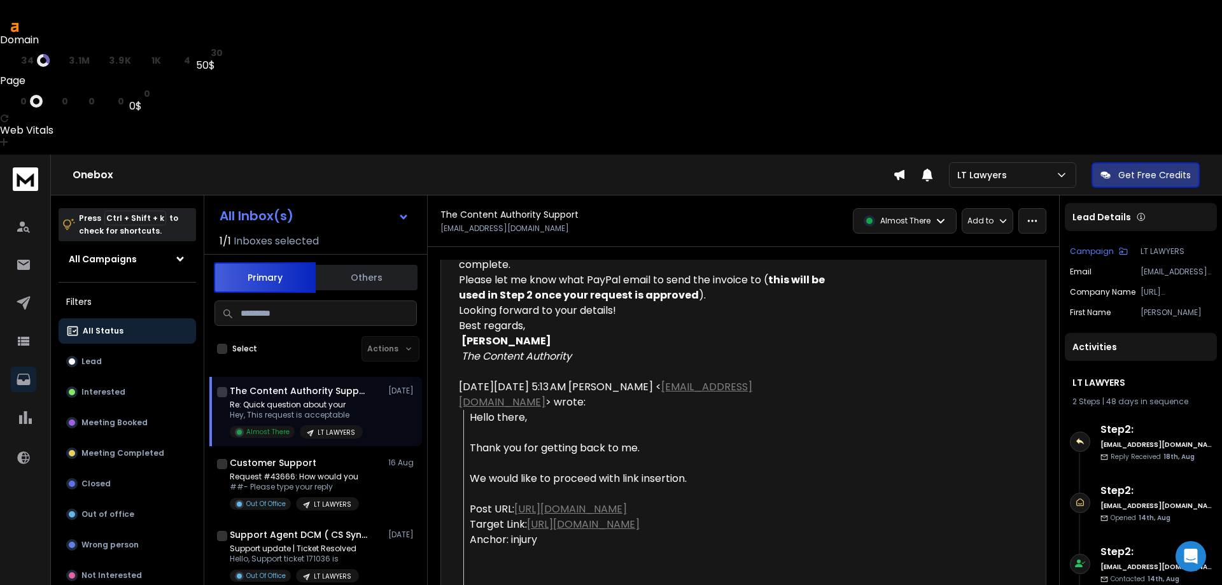
scroll to position [318, 0]
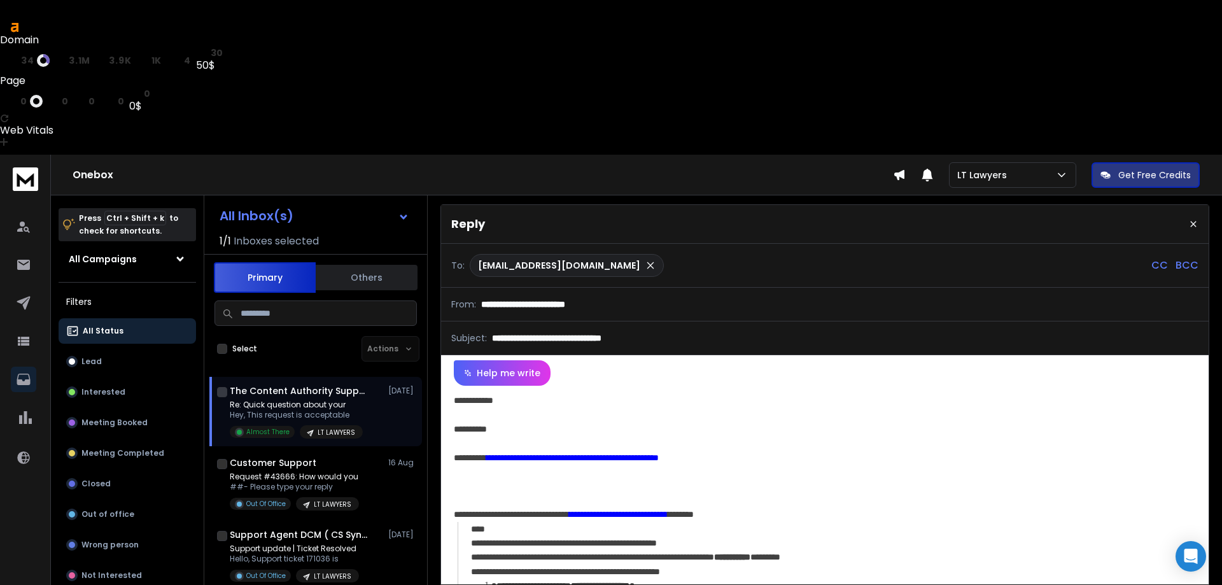
scroll to position [0, 0]
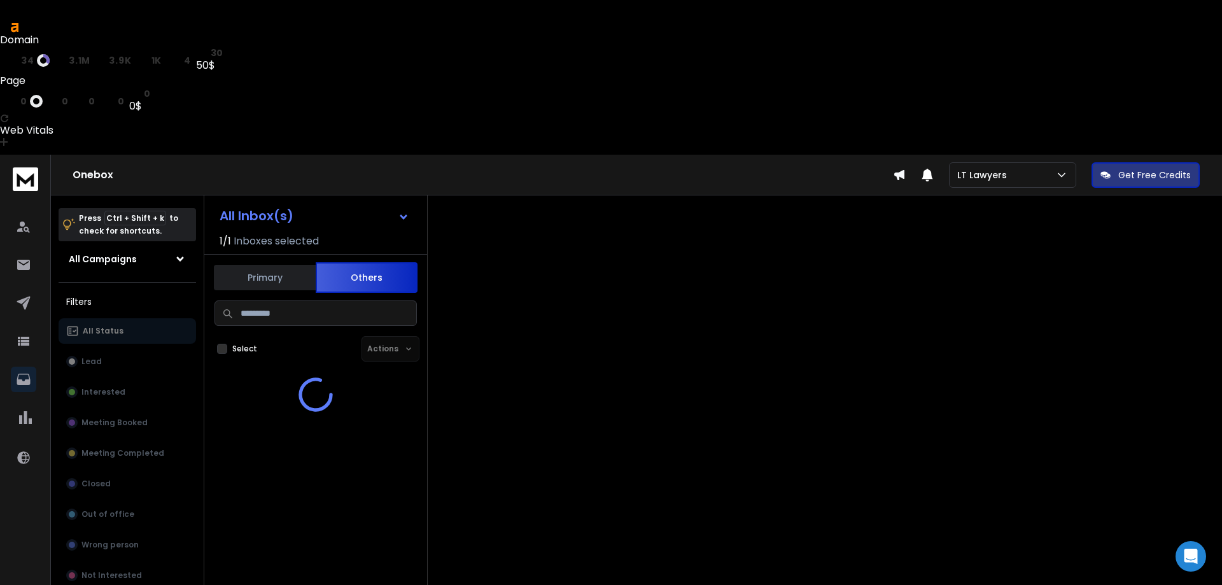
click at [356, 262] on button "Others" at bounding box center [367, 277] width 102 height 31
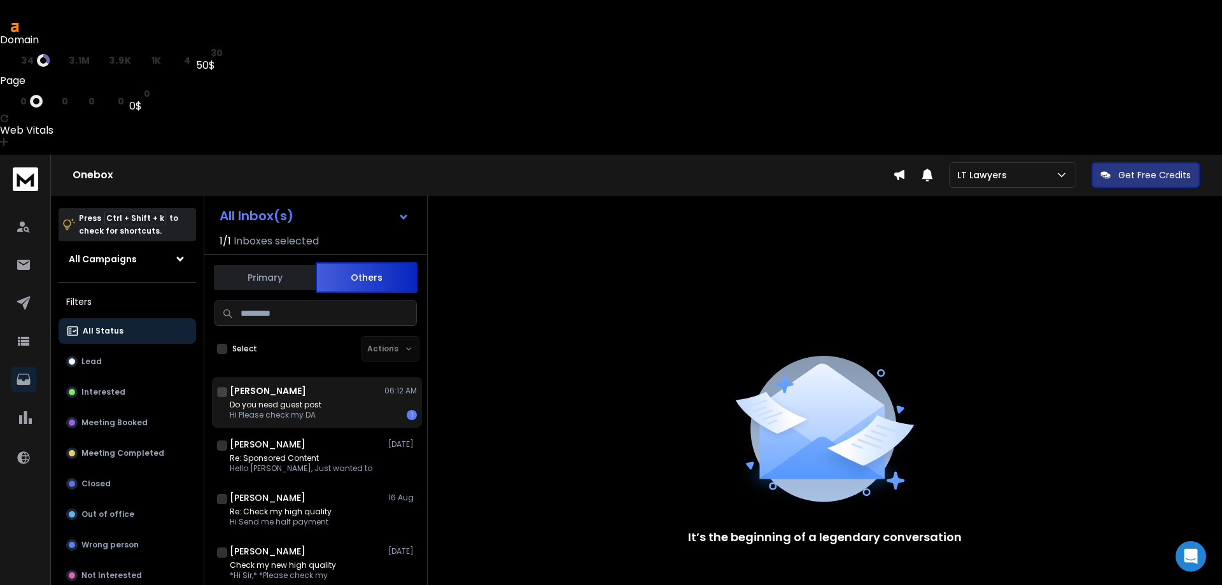
click at [307, 400] on p "Do you need guest post" at bounding box center [276, 405] width 92 height 10
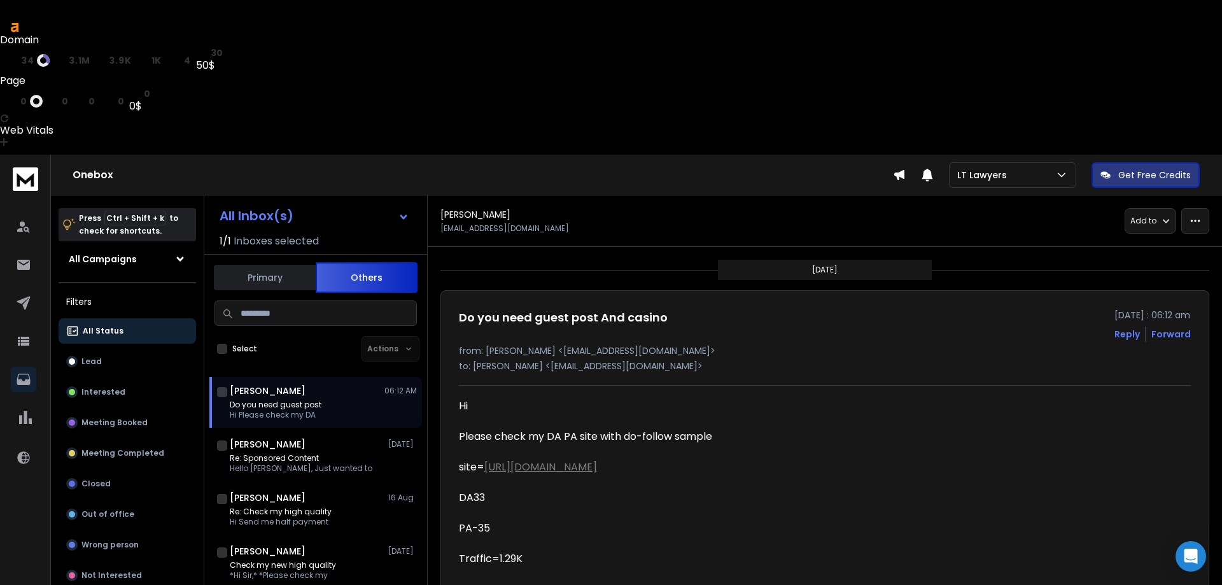
click at [342, 400] on div "Do you need guest post Hi Please check my DA" at bounding box center [323, 410] width 187 height 20
click at [783, 208] on div "[PERSON_NAME] JB [EMAIL_ADDRESS][DOMAIN_NAME]" at bounding box center [630, 220] width 380 height 25
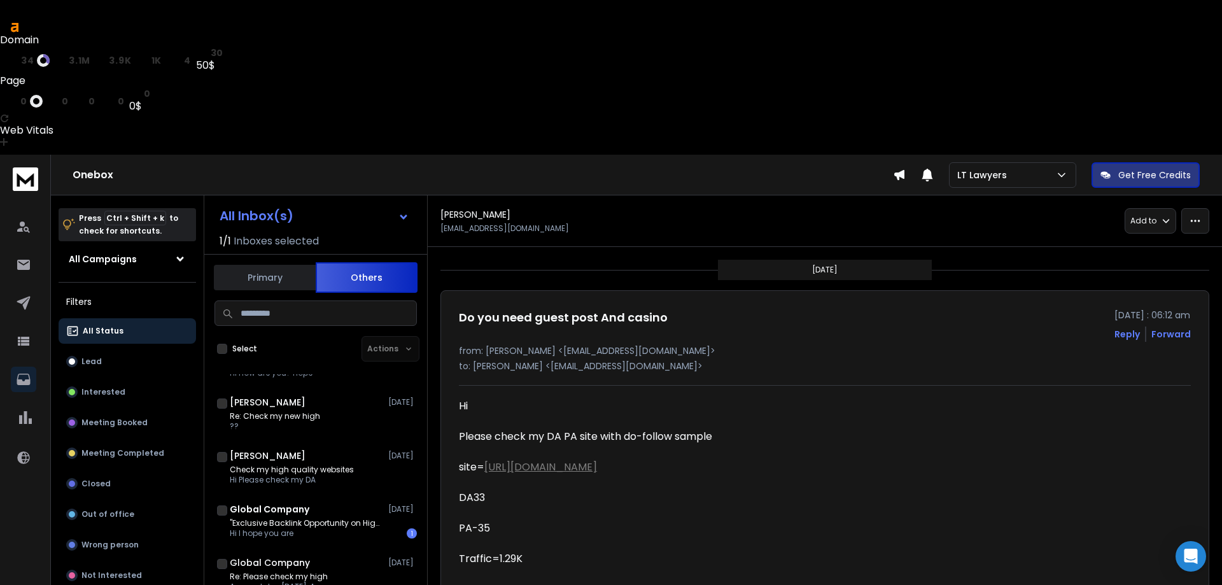
scroll to position [321, 0]
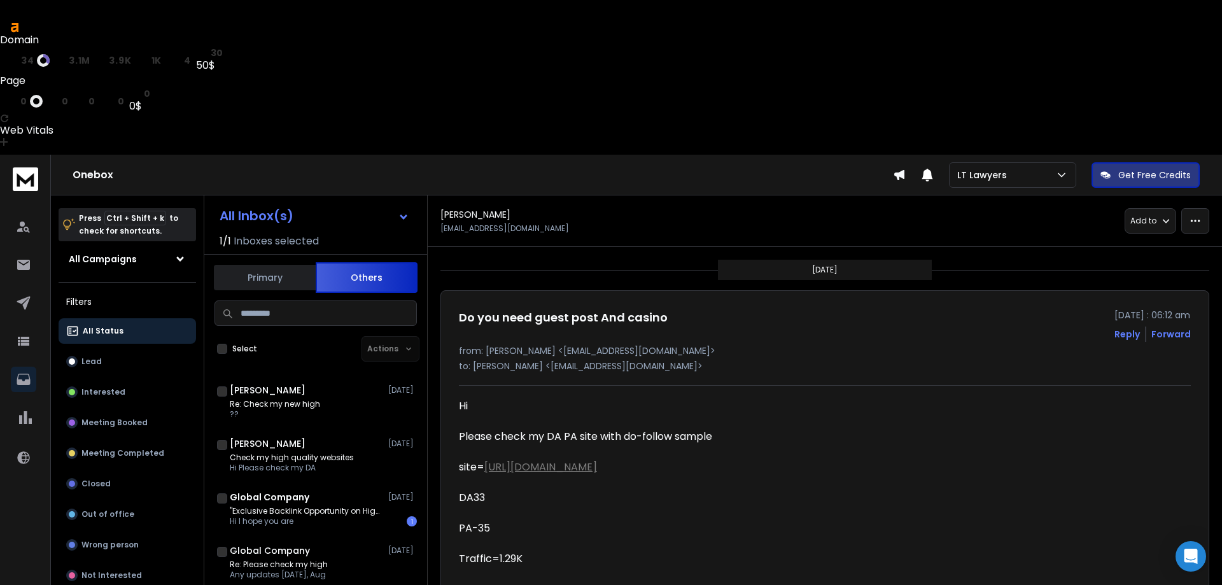
click at [31, 426] on div "H" at bounding box center [25, 447] width 51 height 585
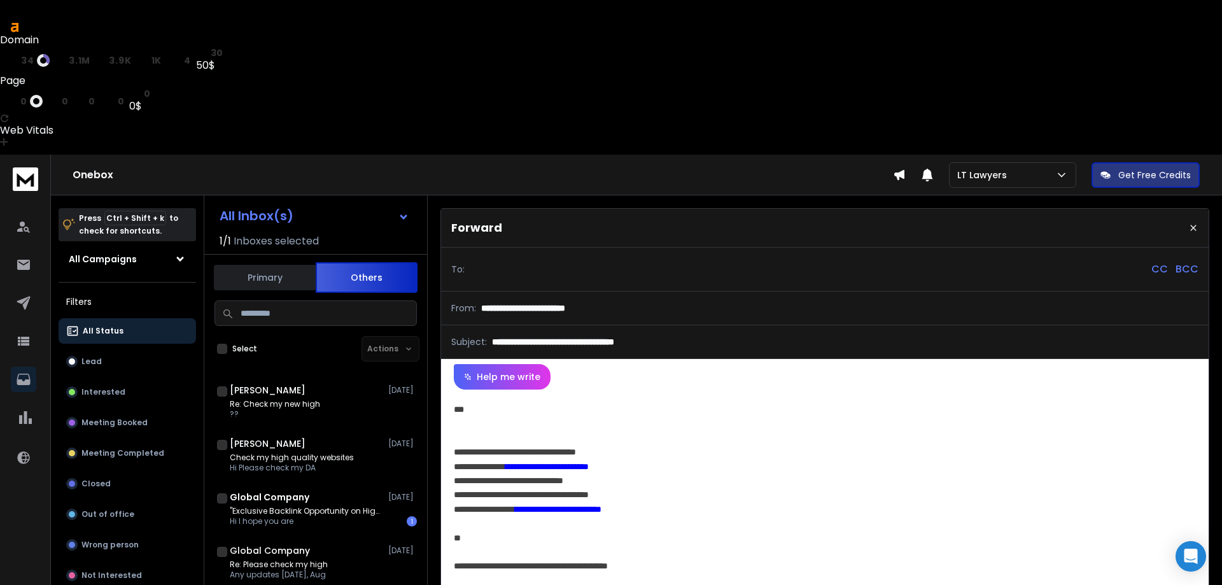
click at [1191, 225] on icon at bounding box center [1193, 228] width 6 height 6
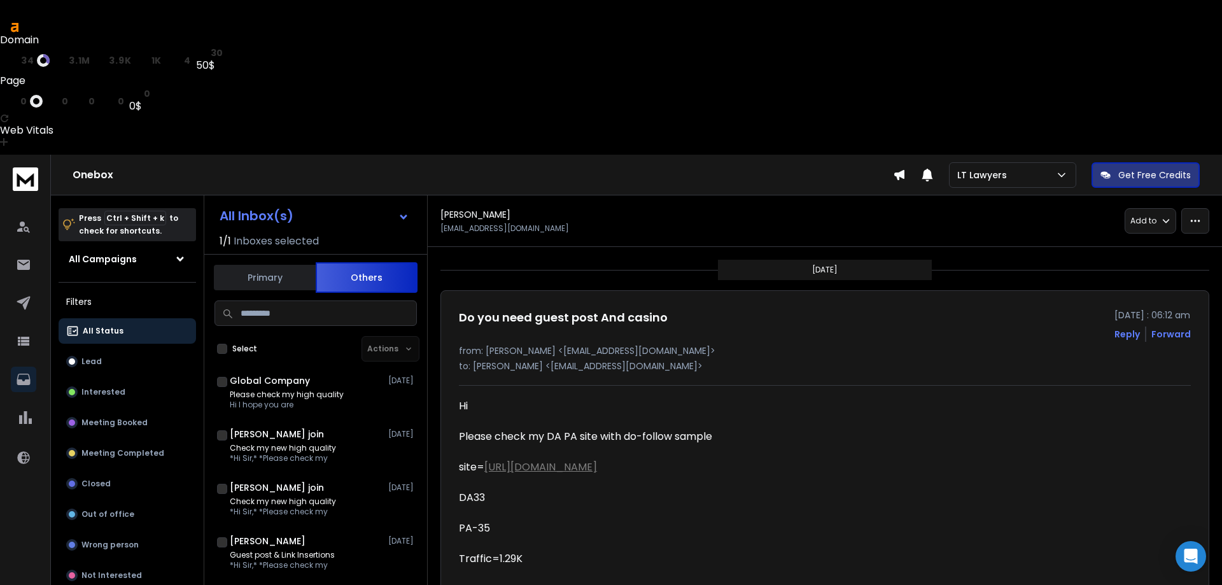
scroll to position [599, 0]
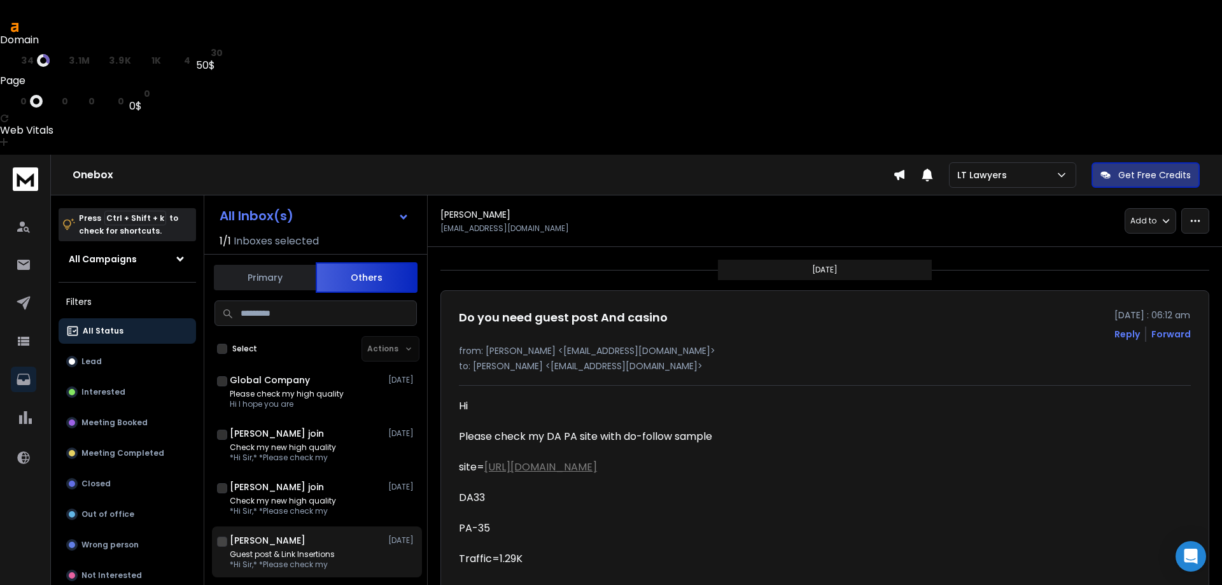
click at [323, 534] on div "[PERSON_NAME] [DATE]" at bounding box center [323, 540] width 187 height 13
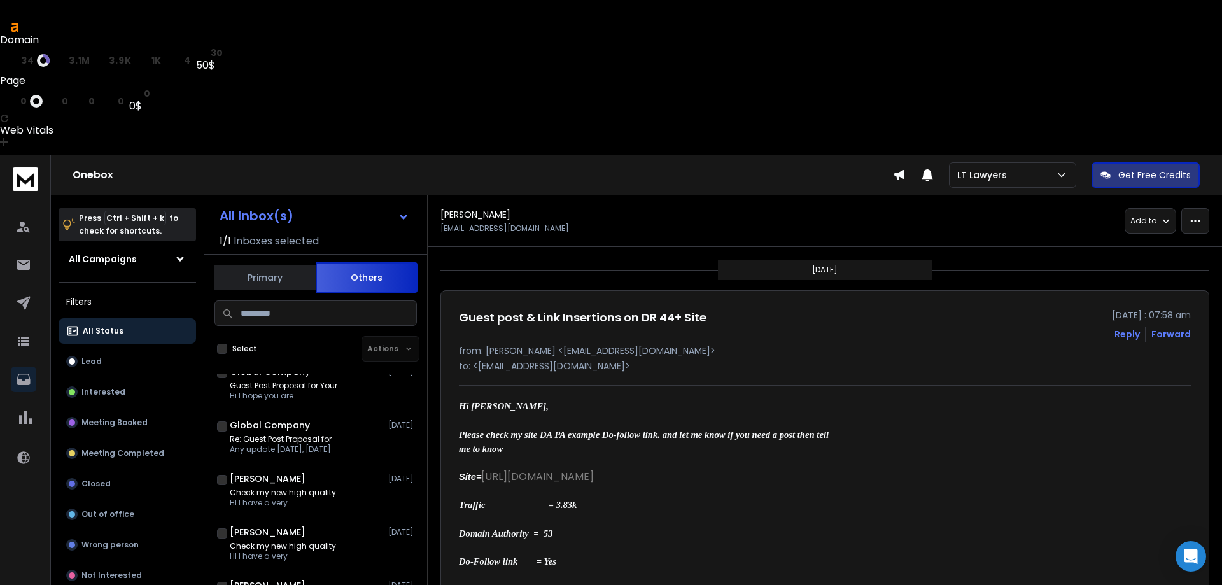
scroll to position [1013, 0]
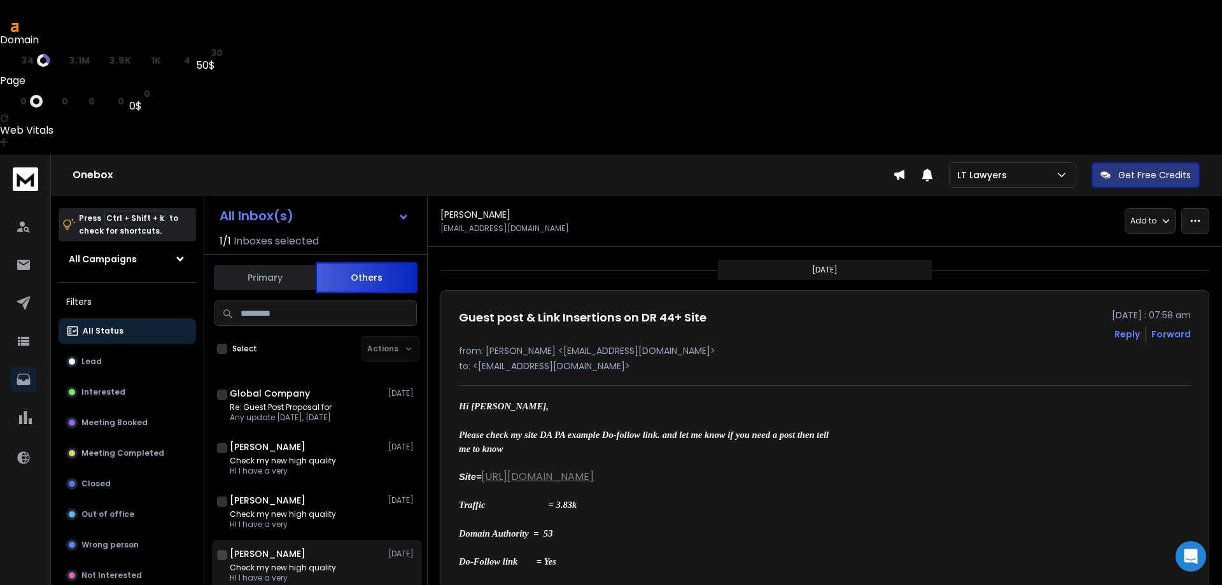
click at [308, 562] on p "Check my new high quality" at bounding box center [283, 567] width 106 height 10
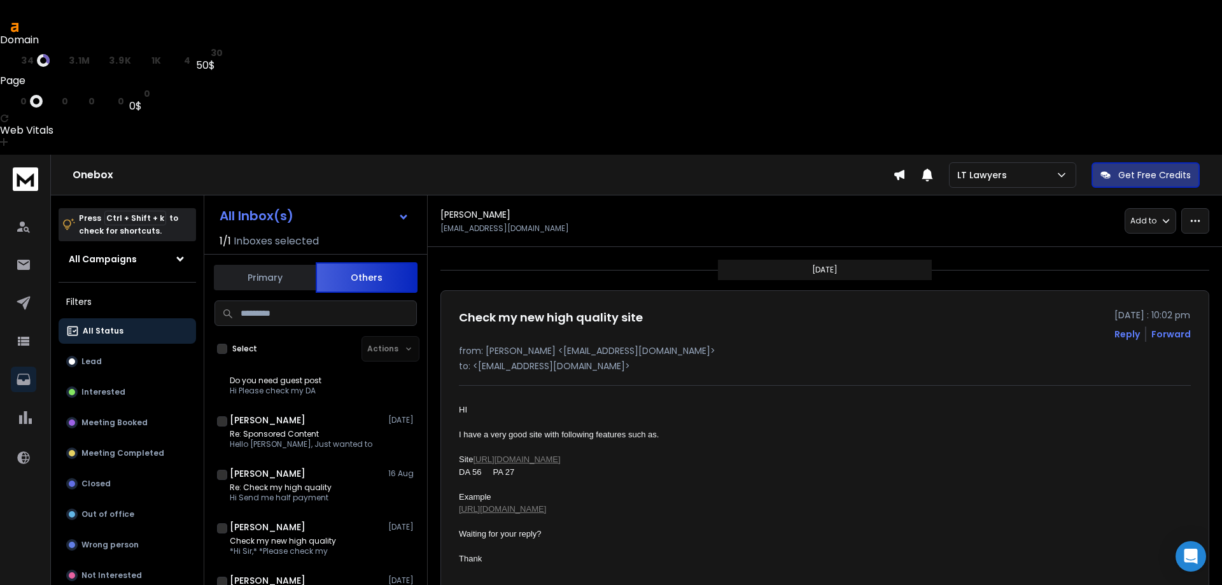
scroll to position [0, 0]
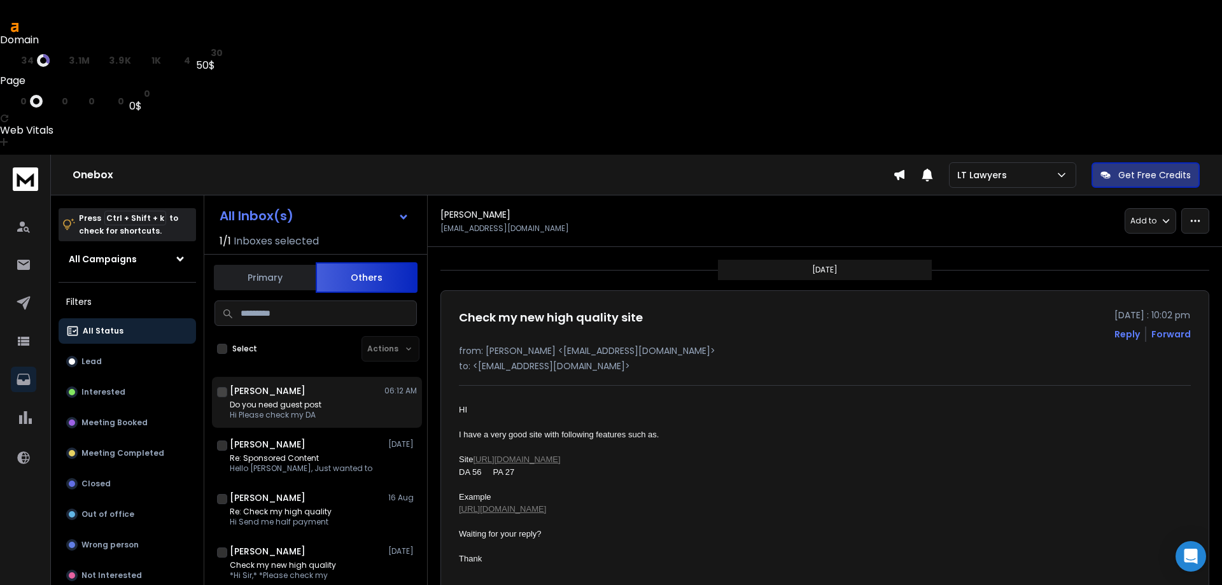
click at [342, 400] on div "Do you need guest post Hi Please check my DA" at bounding box center [323, 410] width 187 height 20
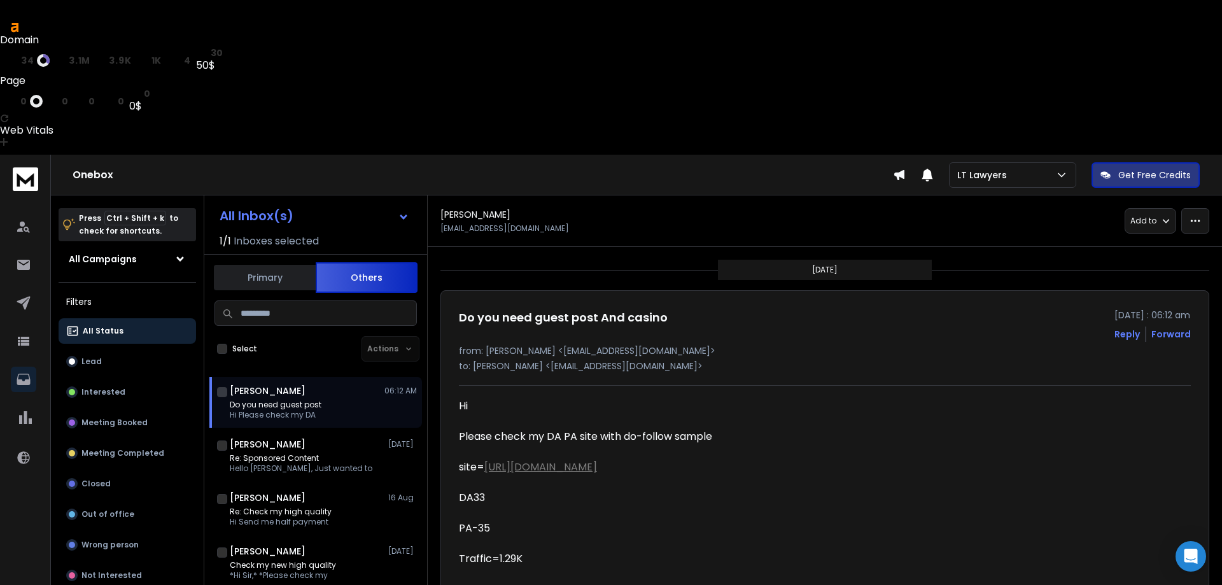
click at [783, 208] on div "Jon Boys JB jonboyslinksale@gmail.com" at bounding box center [630, 220] width 380 height 25
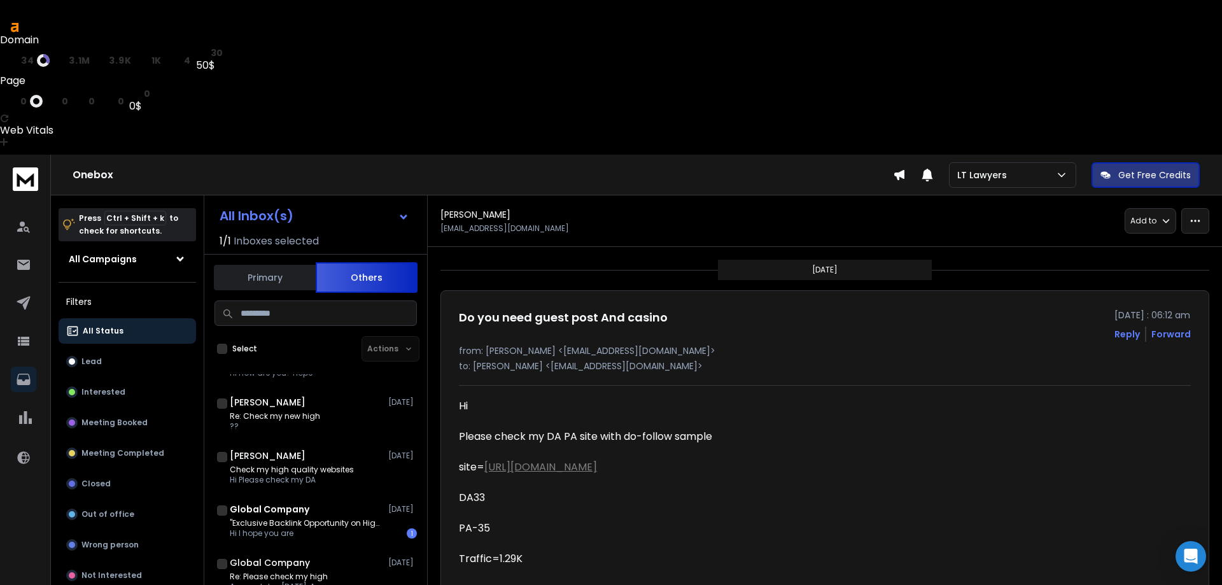
scroll to position [321, 0]
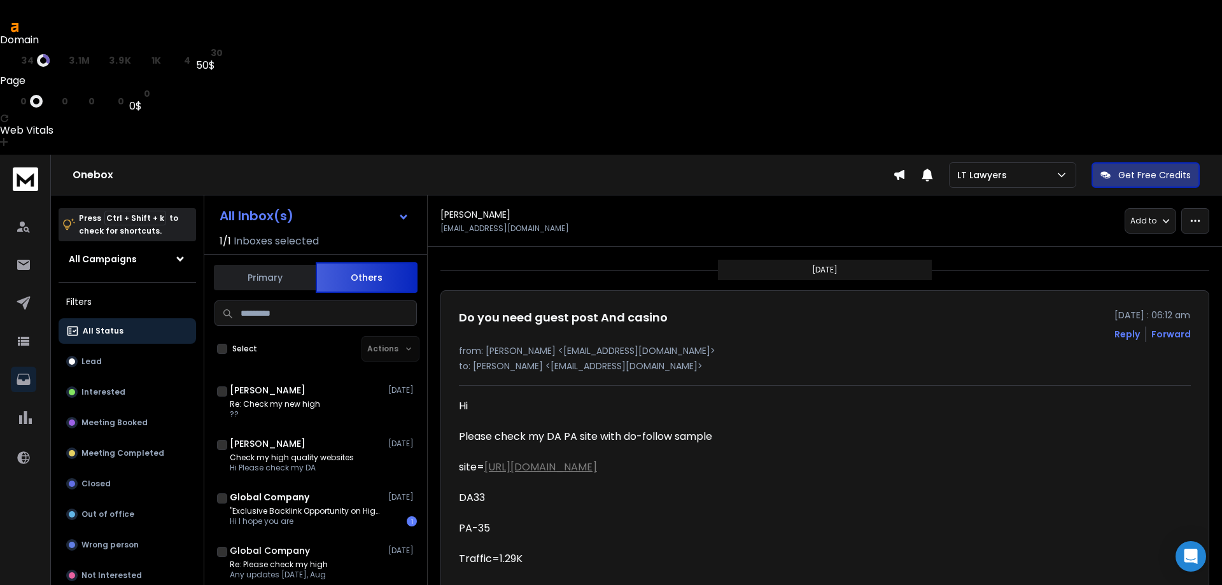
click at [31, 426] on div "H" at bounding box center [25, 447] width 51 height 585
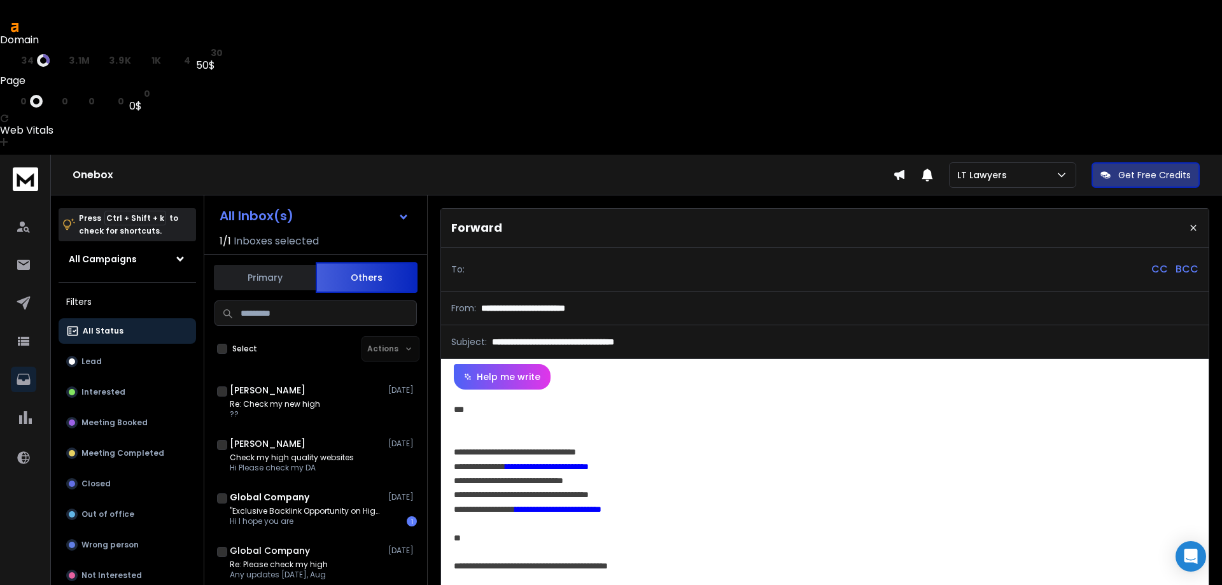
click at [1191, 225] on icon at bounding box center [1193, 228] width 6 height 6
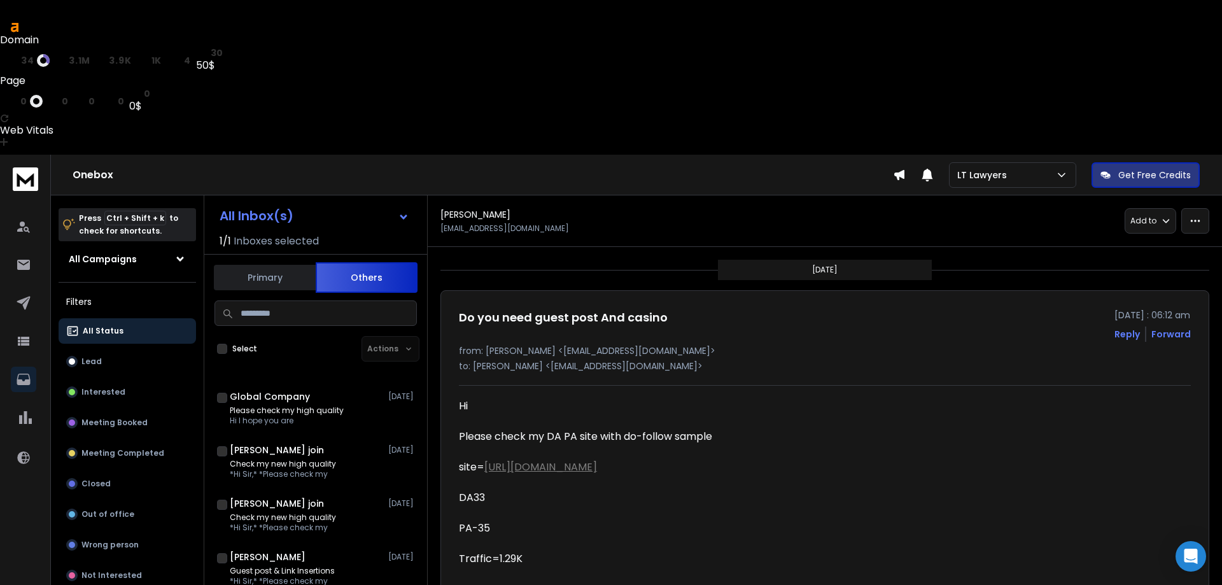
scroll to position [598, 0]
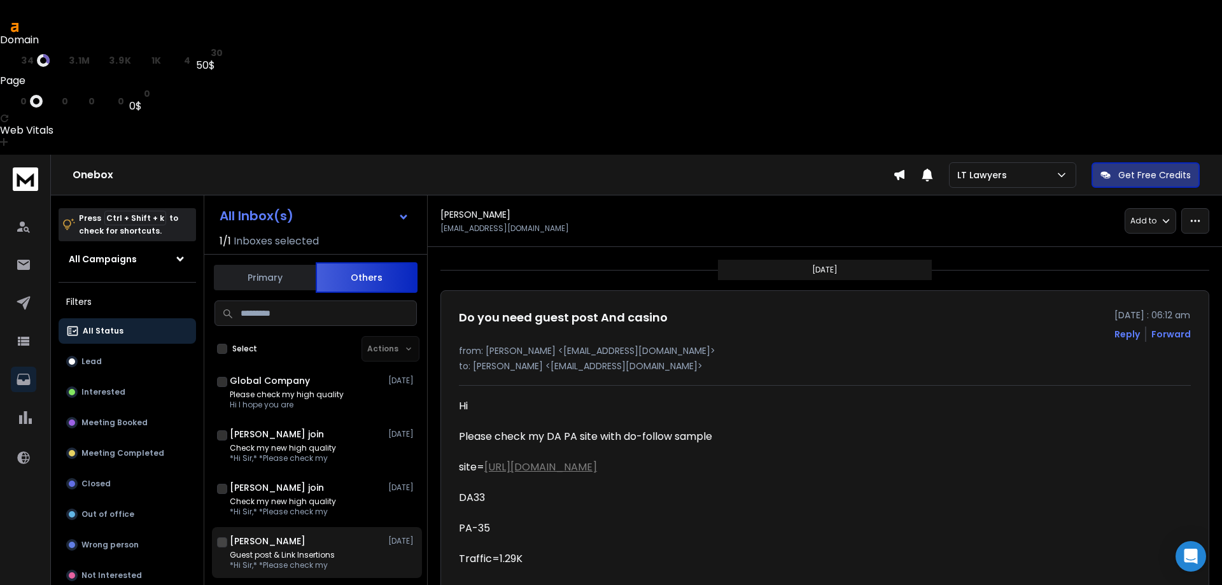
click at [323, 534] on div "Millie Falreya 31 Jul" at bounding box center [323, 540] width 187 height 13
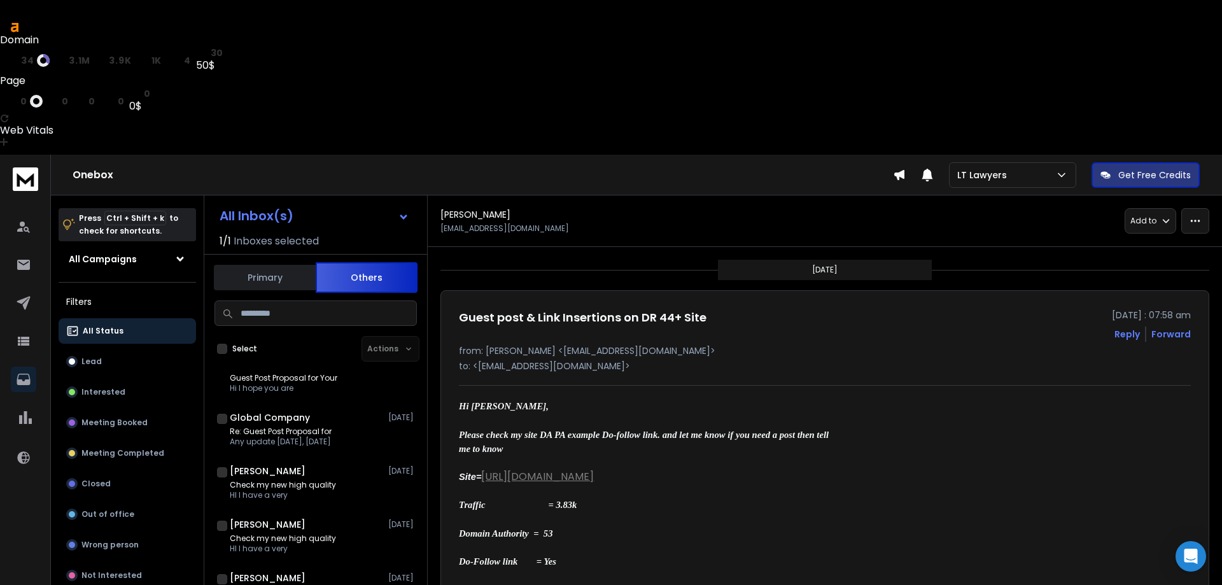
scroll to position [1009, 0]
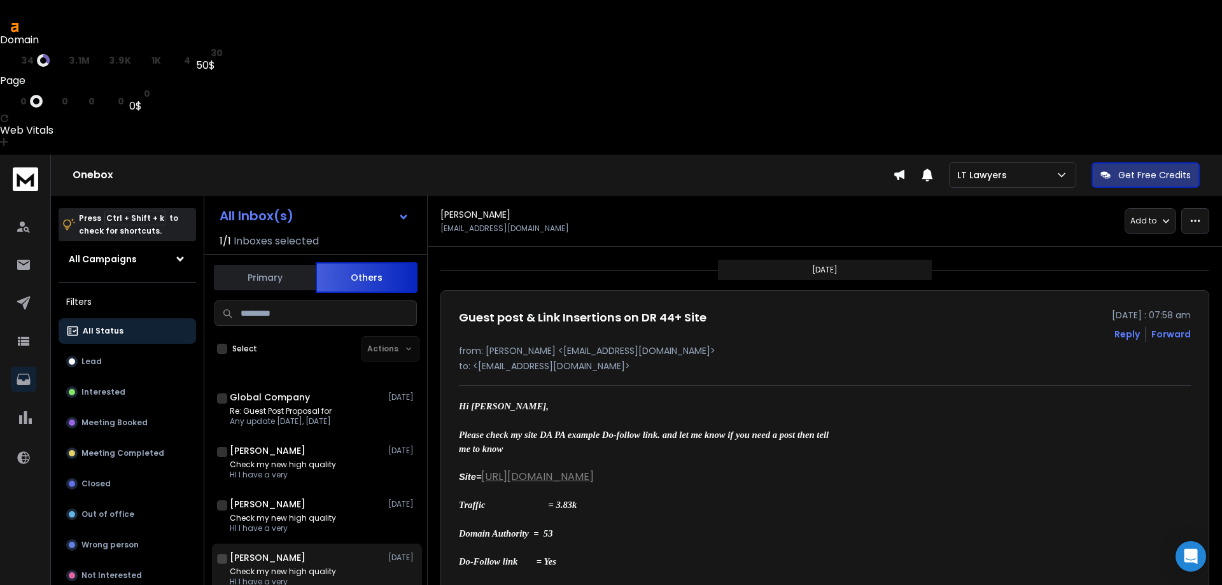
click at [308, 551] on div "Humaira Rajpoot 24 Jul Check my new high quality HI I have a very" at bounding box center [323, 569] width 187 height 36
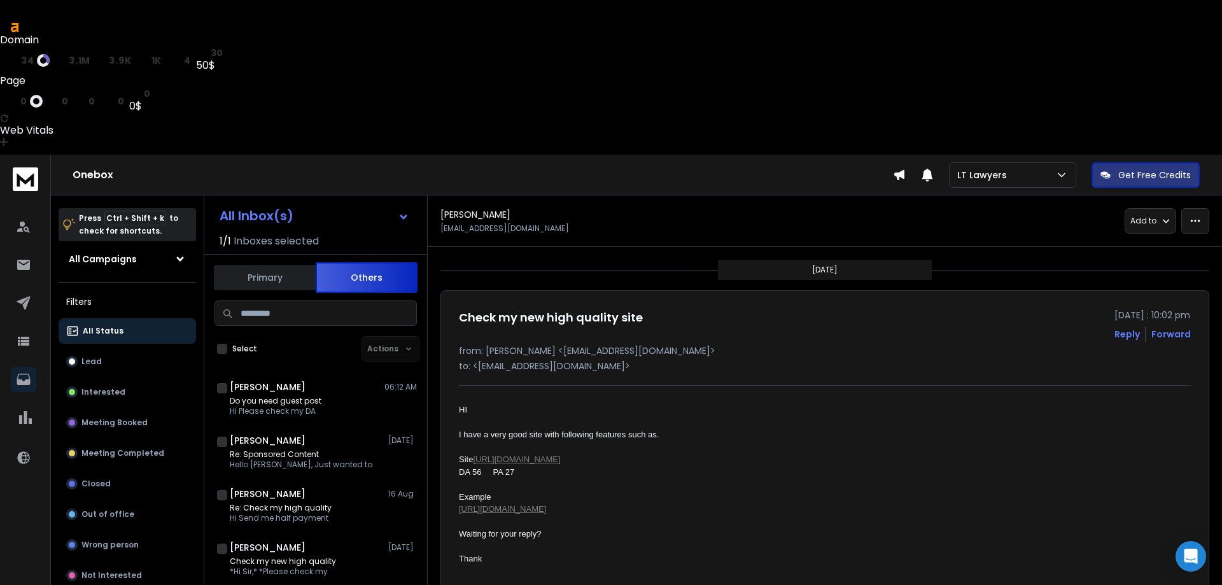
scroll to position [0, 0]
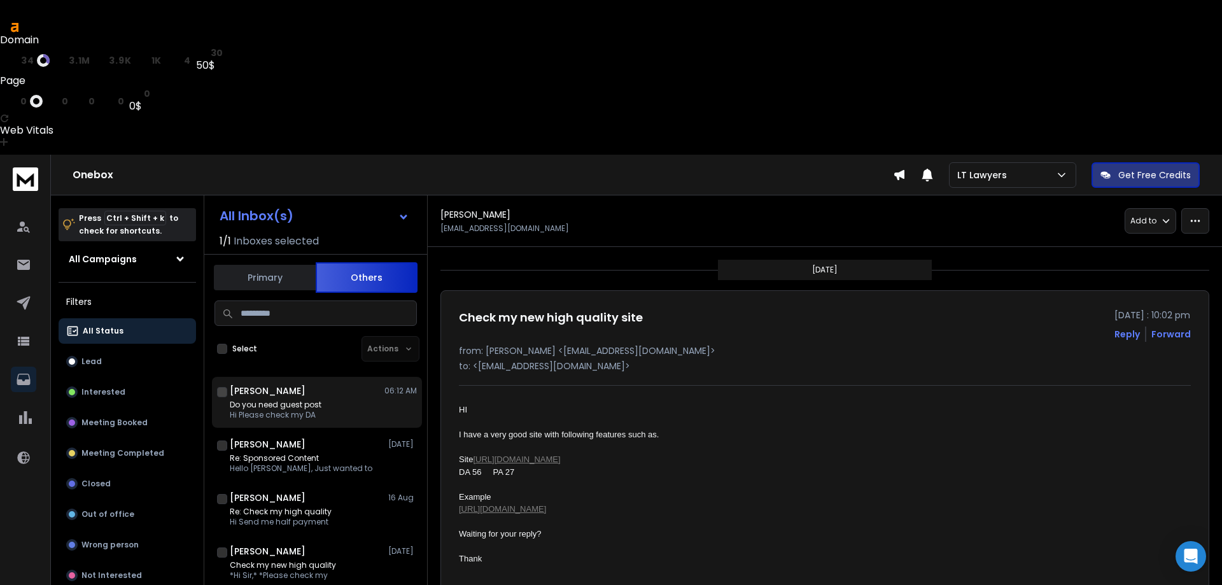
click at [342, 400] on div "Do you need guest post Hi Please check my DA" at bounding box center [323, 410] width 187 height 20
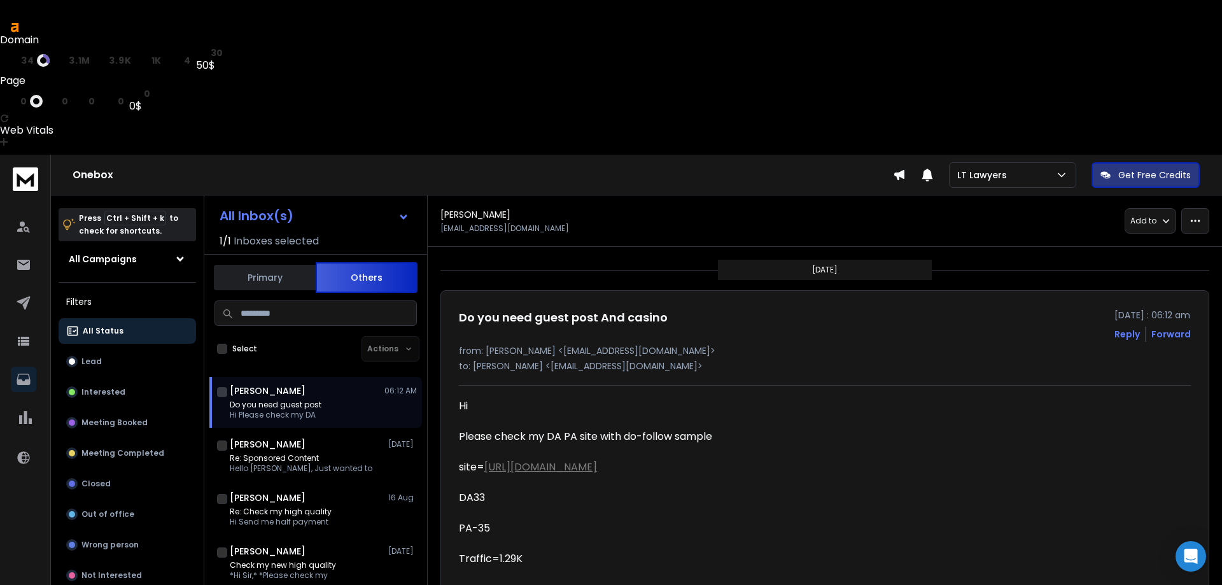
click at [783, 208] on div "Jon Boys JB jonboyslinksale@gmail.com" at bounding box center [630, 220] width 380 height 25
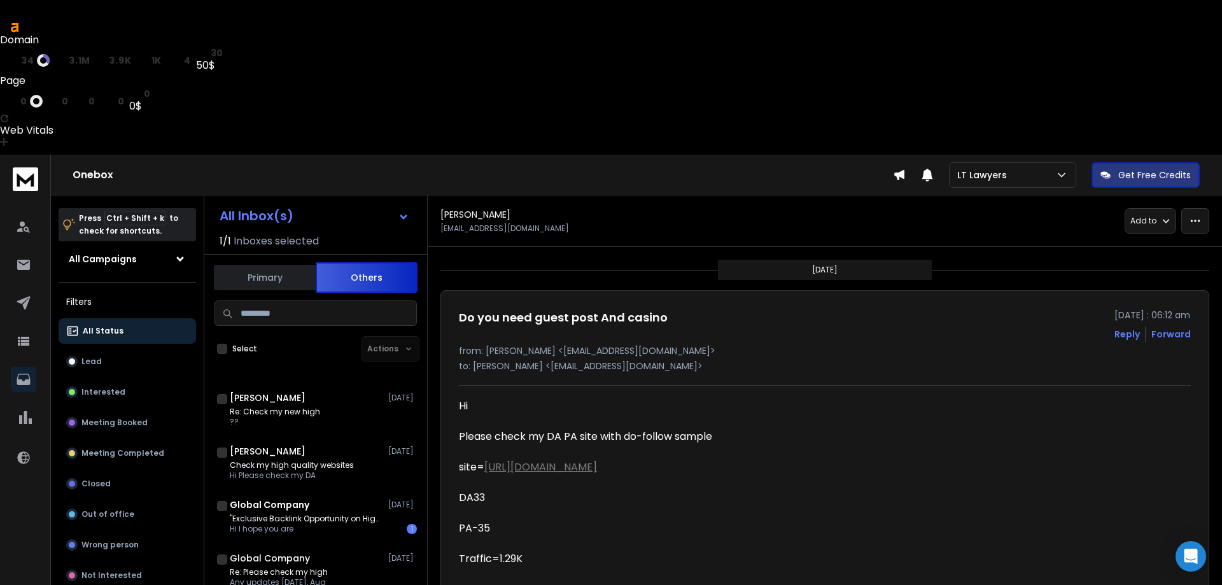
scroll to position [321, 0]
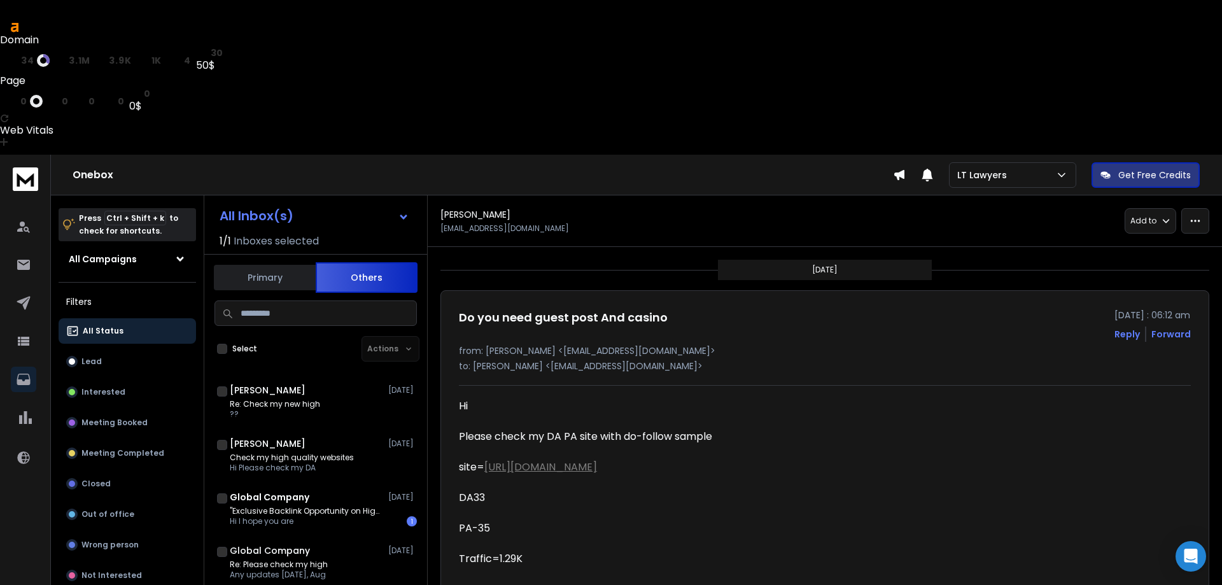
click at [31, 426] on div "H" at bounding box center [25, 447] width 51 height 585
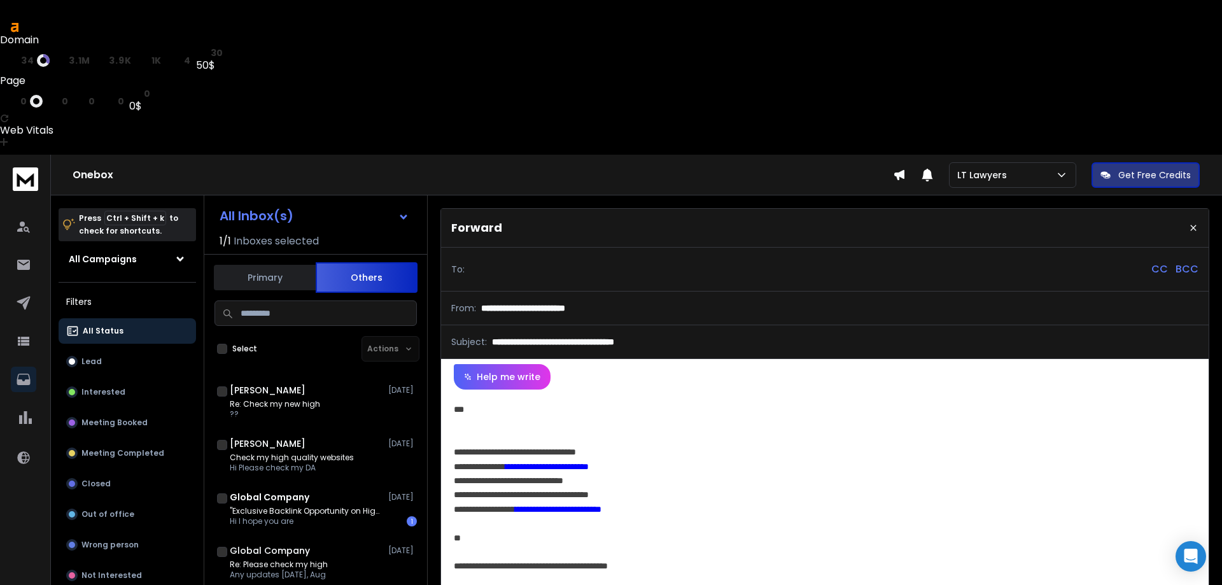
click at [1191, 225] on icon at bounding box center [1193, 228] width 6 height 6
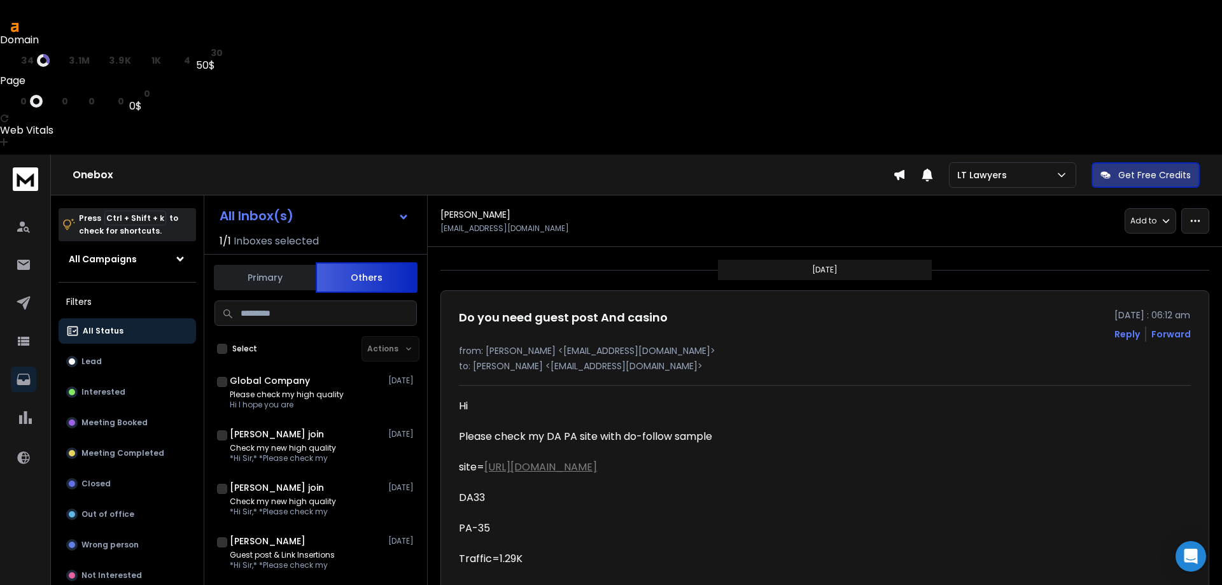
scroll to position [599, 0]
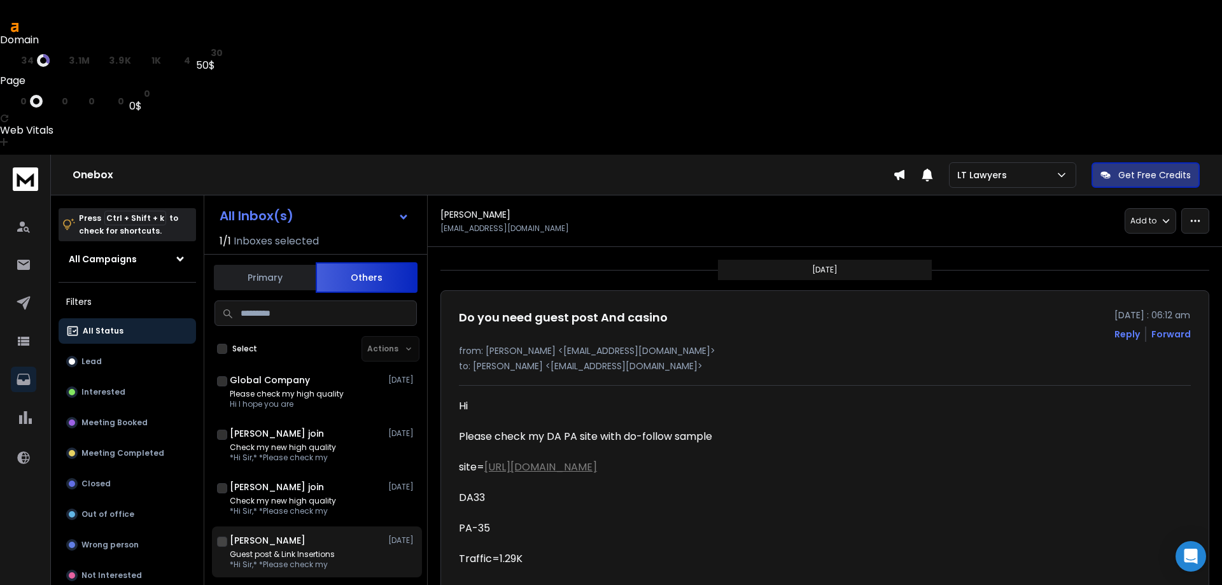
click at [323, 534] on div "Millie Falreya 31 Jul" at bounding box center [323, 540] width 187 height 13
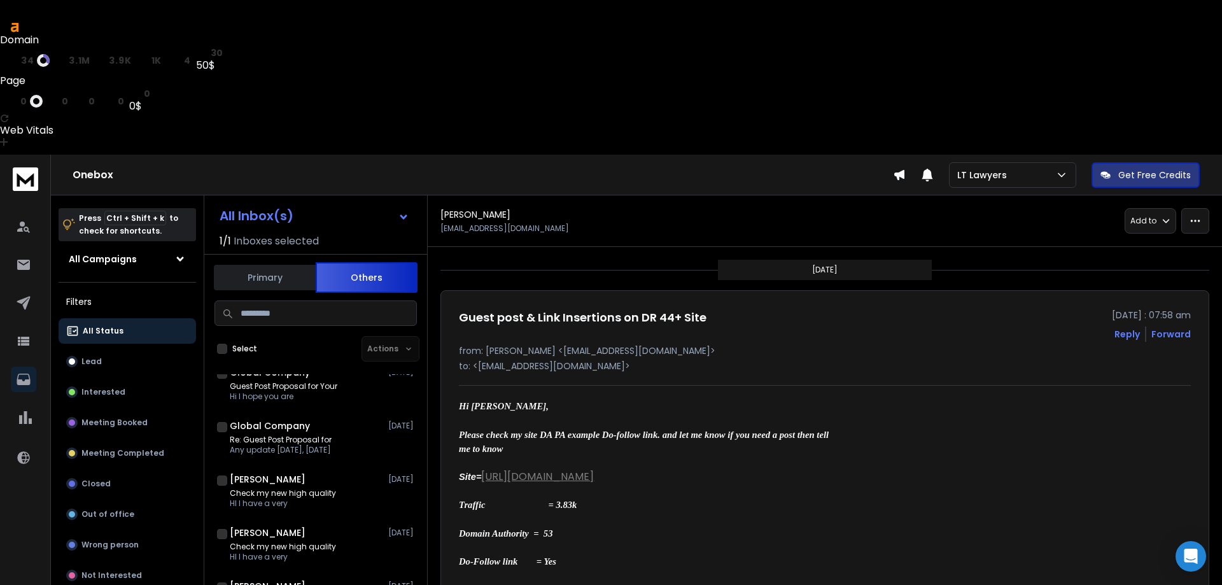
scroll to position [1014, 0]
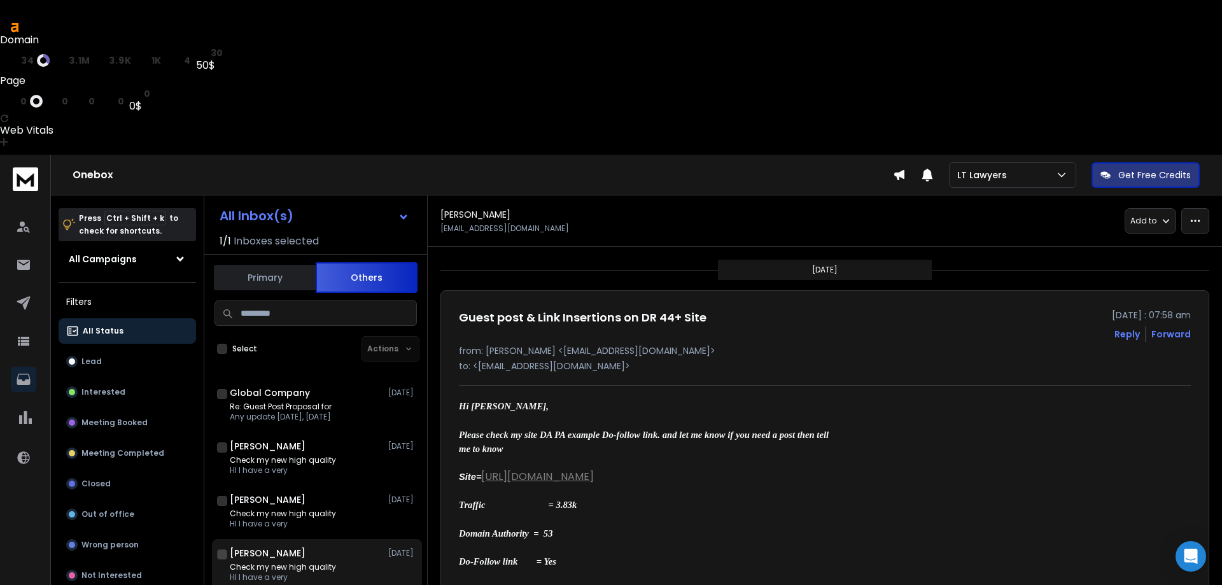
click at [308, 562] on p "Check my new high quality" at bounding box center [283, 567] width 106 height 10
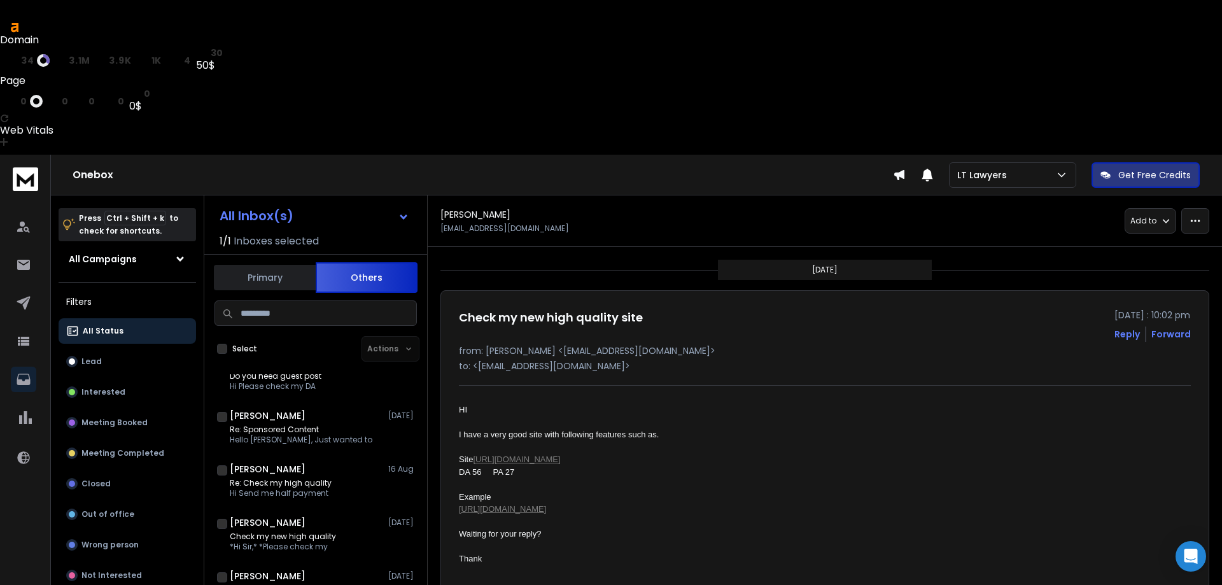
scroll to position [0, 0]
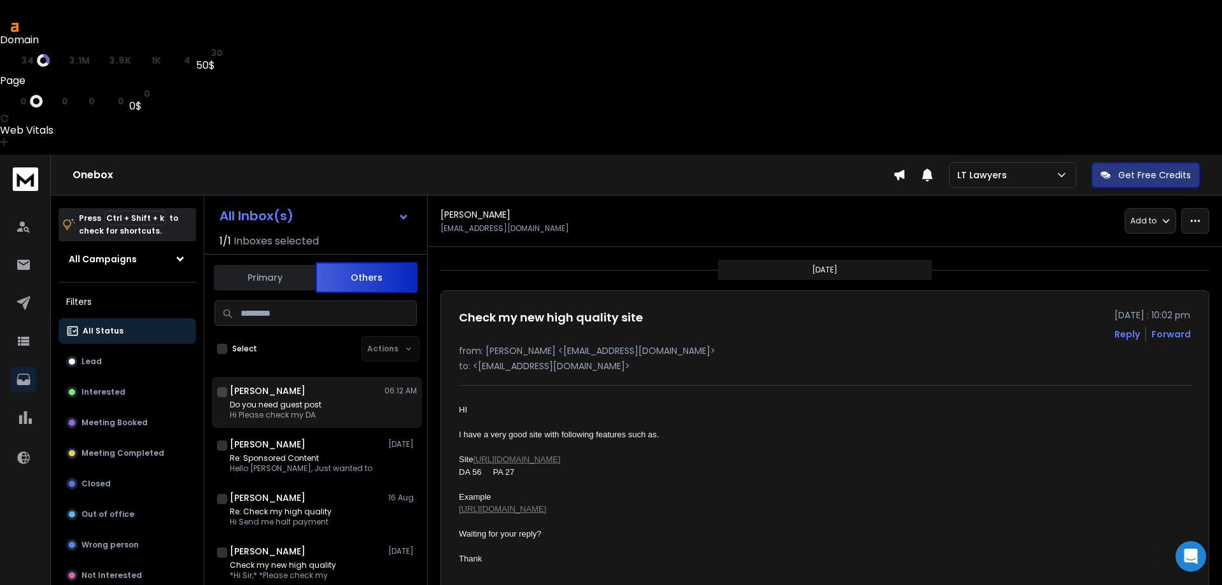
click at [342, 400] on div "Do you need guest post Hi Please check my DA" at bounding box center [323, 410] width 187 height 20
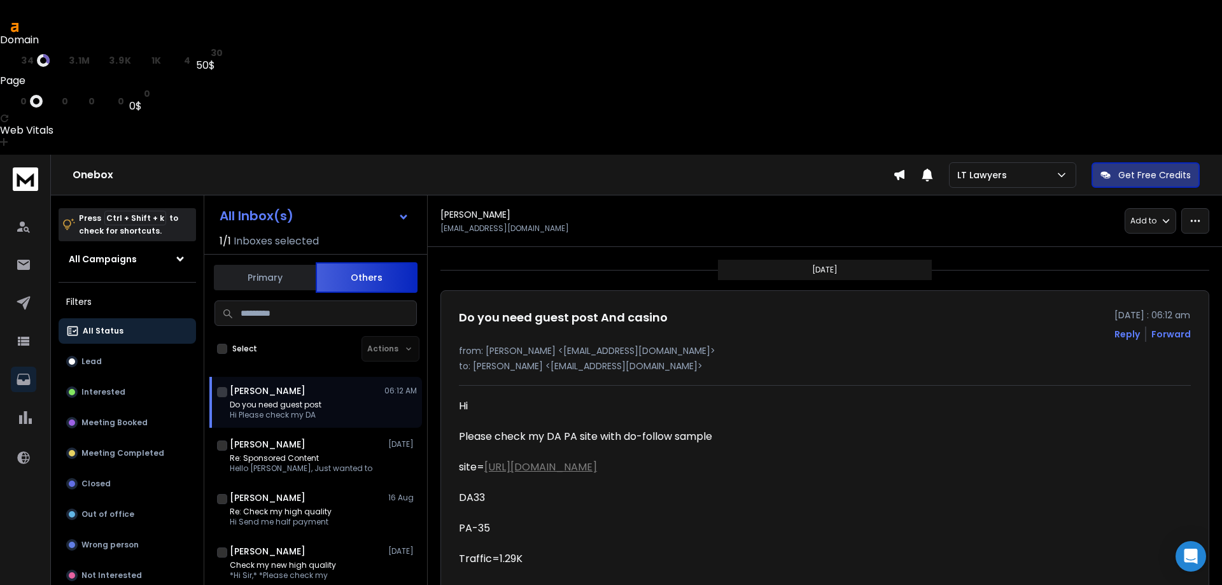
click at [783, 208] on div "Jon Boys JB jonboyslinksale@gmail.com" at bounding box center [630, 220] width 380 height 25
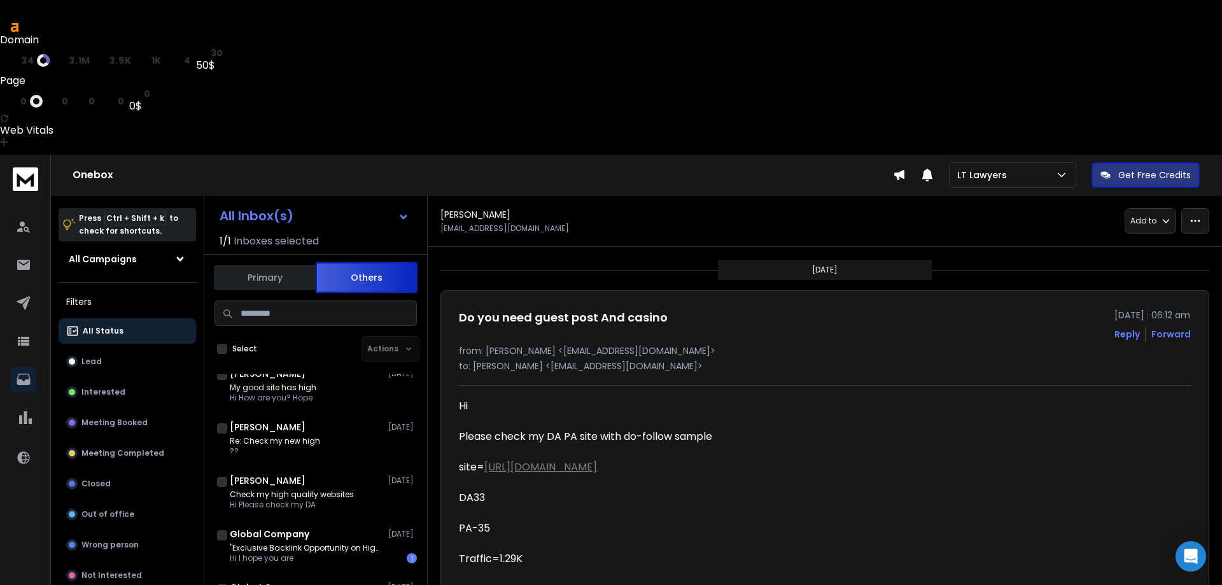
scroll to position [321, 0]
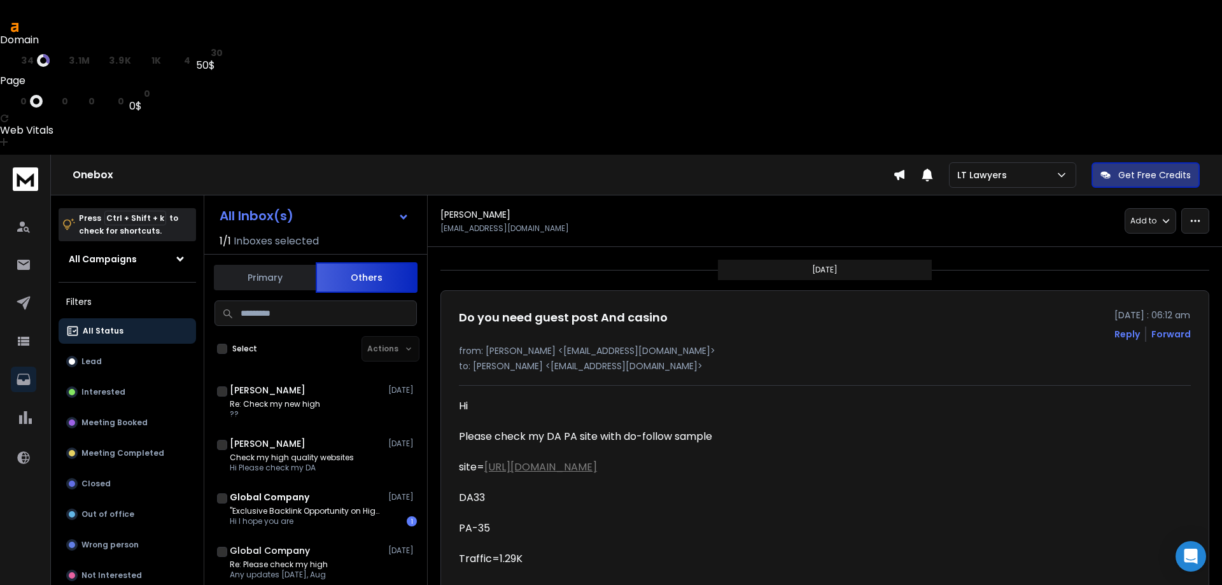
click at [31, 426] on div "H" at bounding box center [25, 447] width 51 height 585
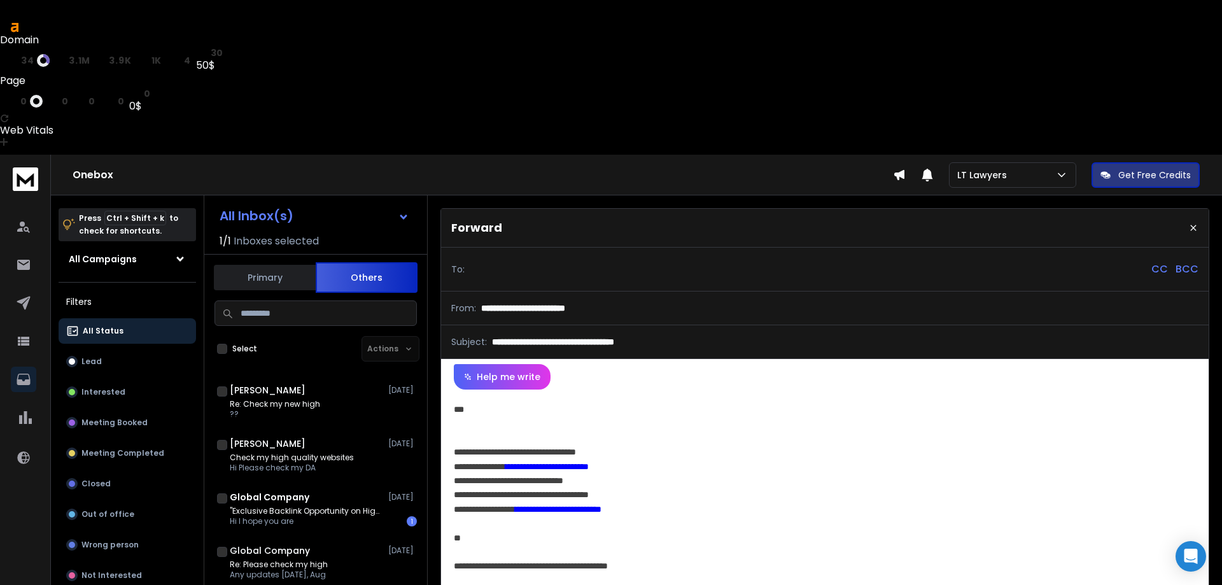
click at [1191, 225] on icon at bounding box center [1193, 228] width 6 height 6
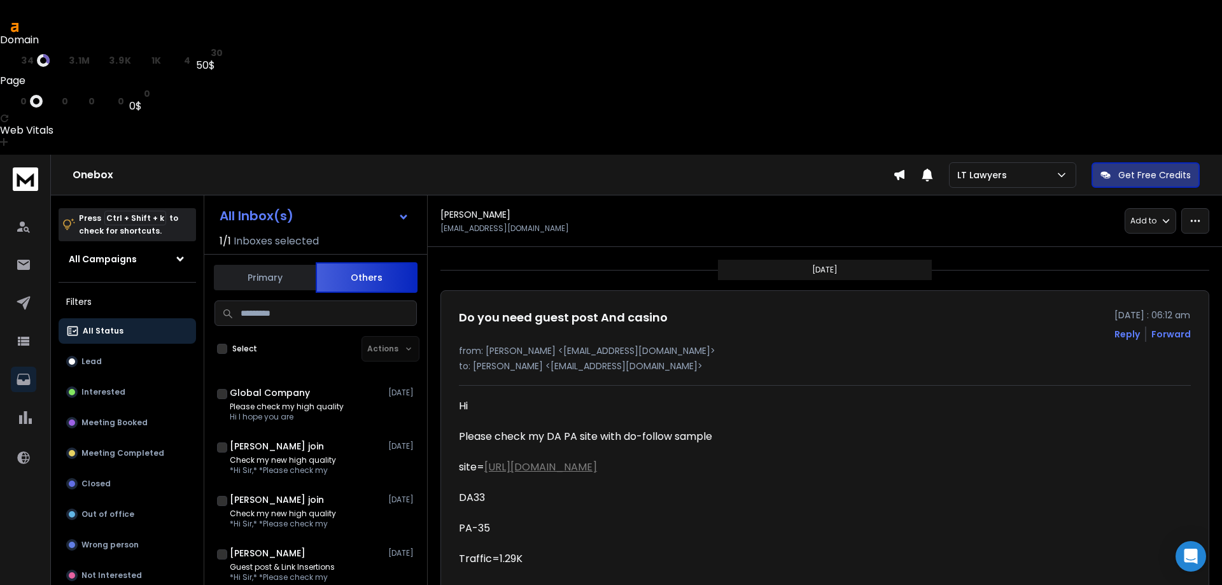
scroll to position [599, 0]
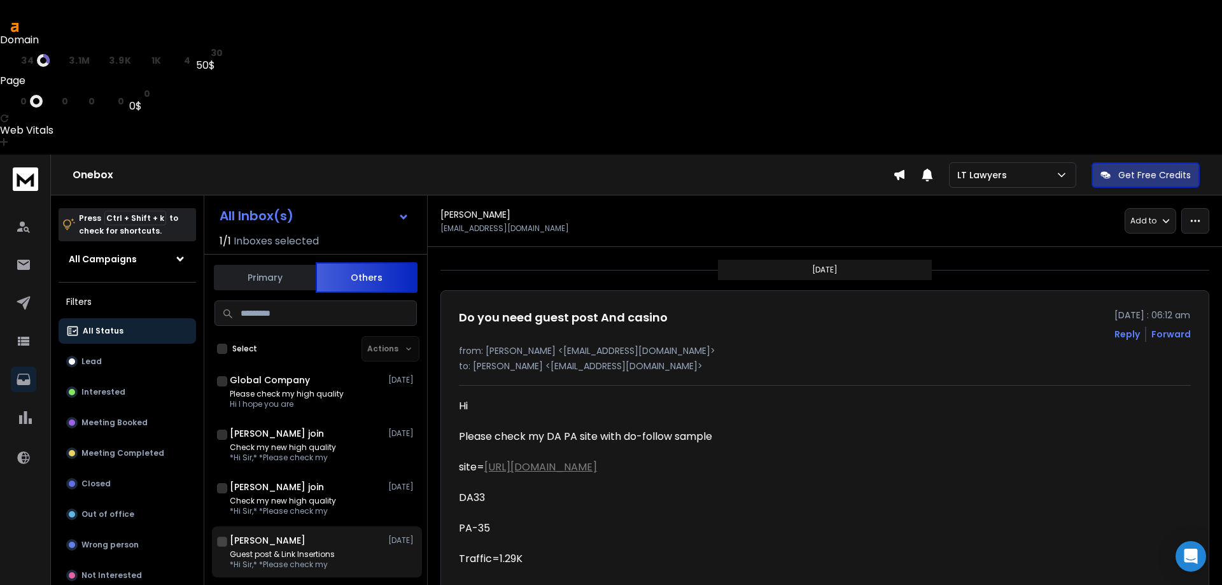
click at [323, 534] on div "Millie Falreya 31 Jul" at bounding box center [323, 540] width 187 height 13
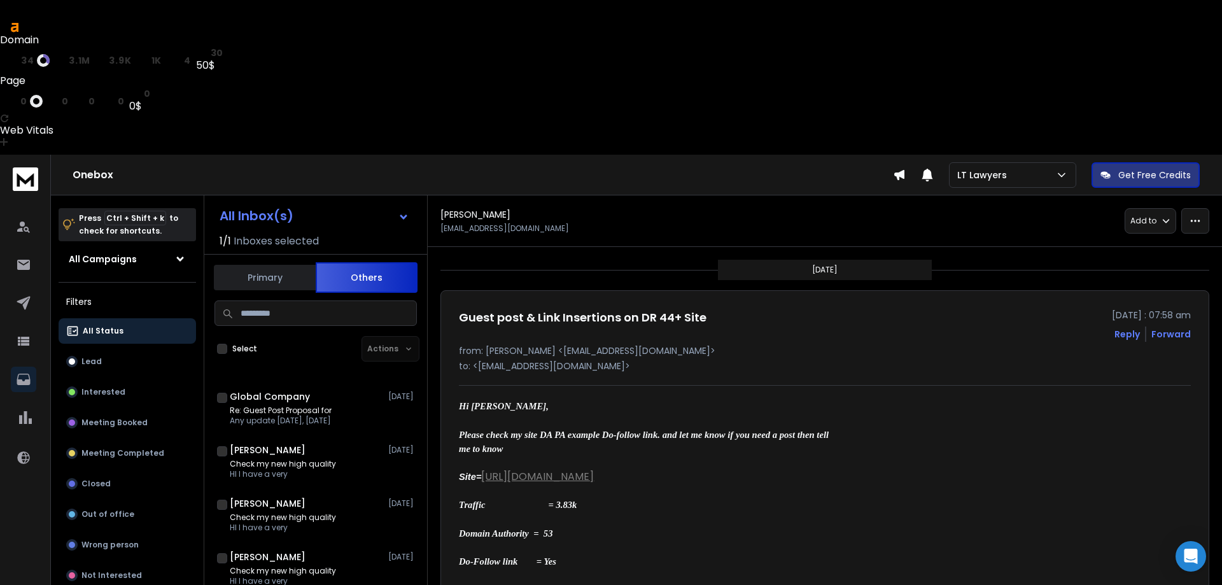
scroll to position [1014, 0]
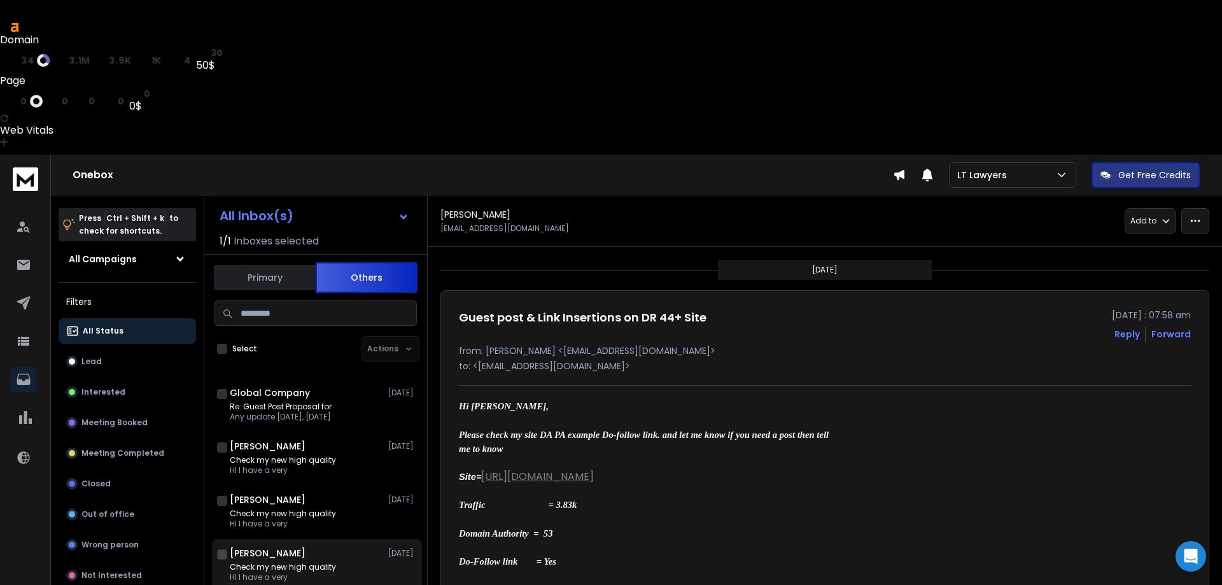
click at [308, 562] on p "Check my new high quality" at bounding box center [283, 567] width 106 height 10
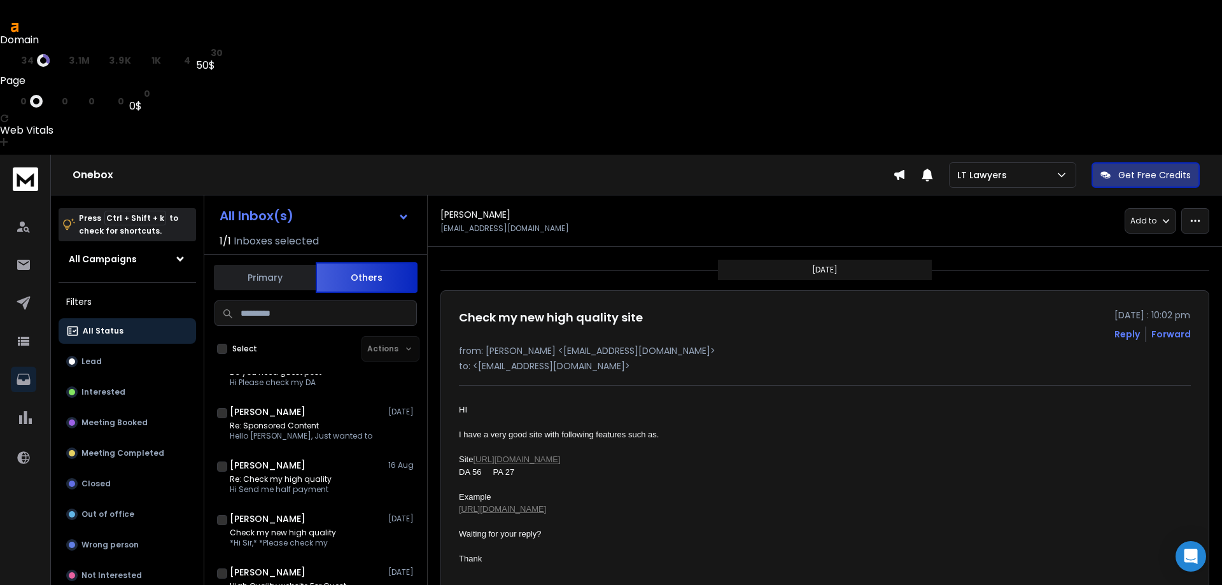
scroll to position [0, 0]
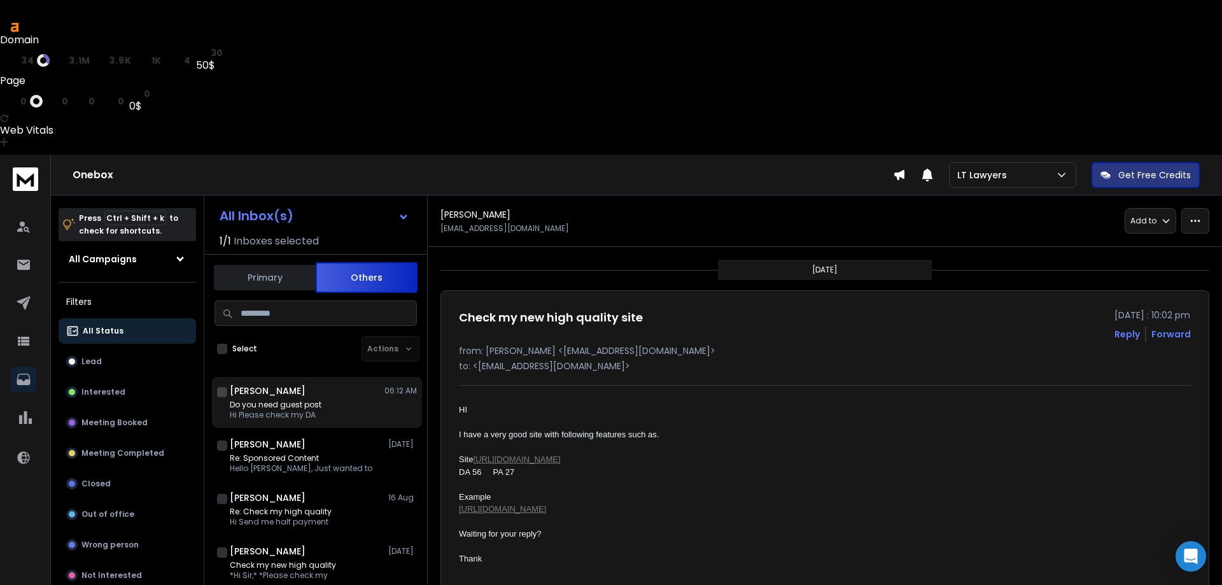
click at [342, 400] on div "Do you need guest post Hi Please check my DA" at bounding box center [323, 410] width 187 height 20
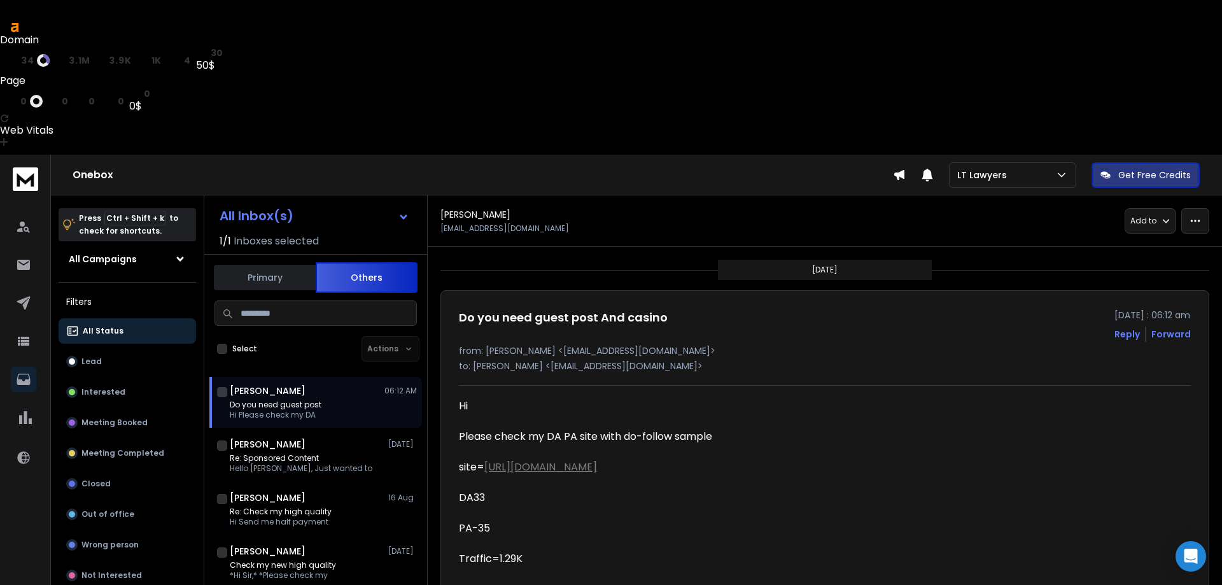
click at [783, 208] on div "Jon Boys JB jonboyslinksale@gmail.com" at bounding box center [630, 220] width 380 height 25
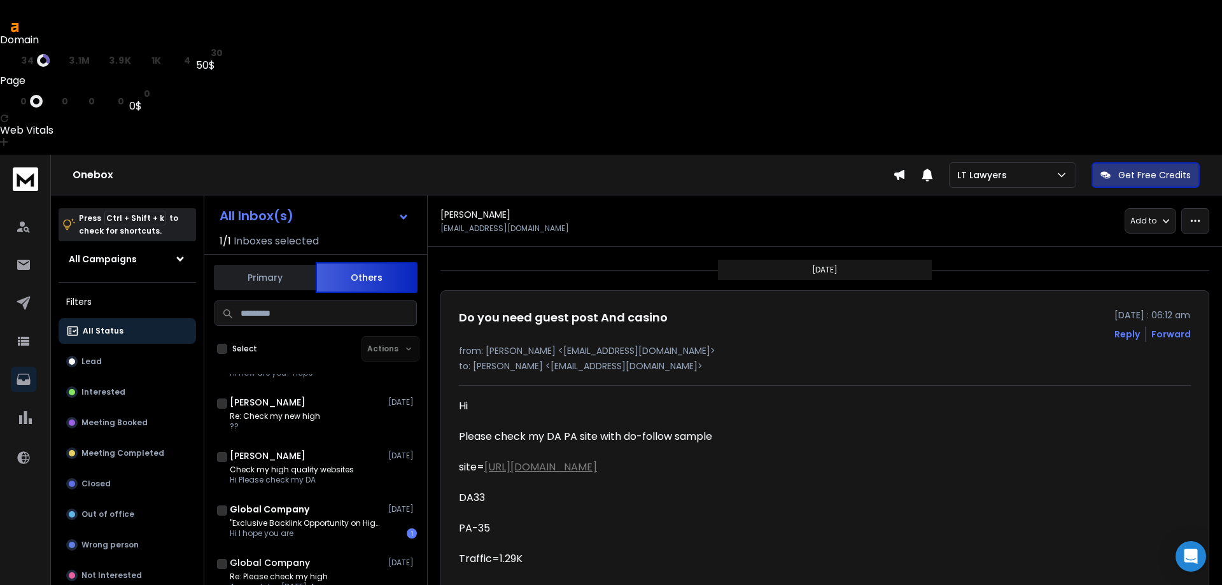
scroll to position [321, 0]
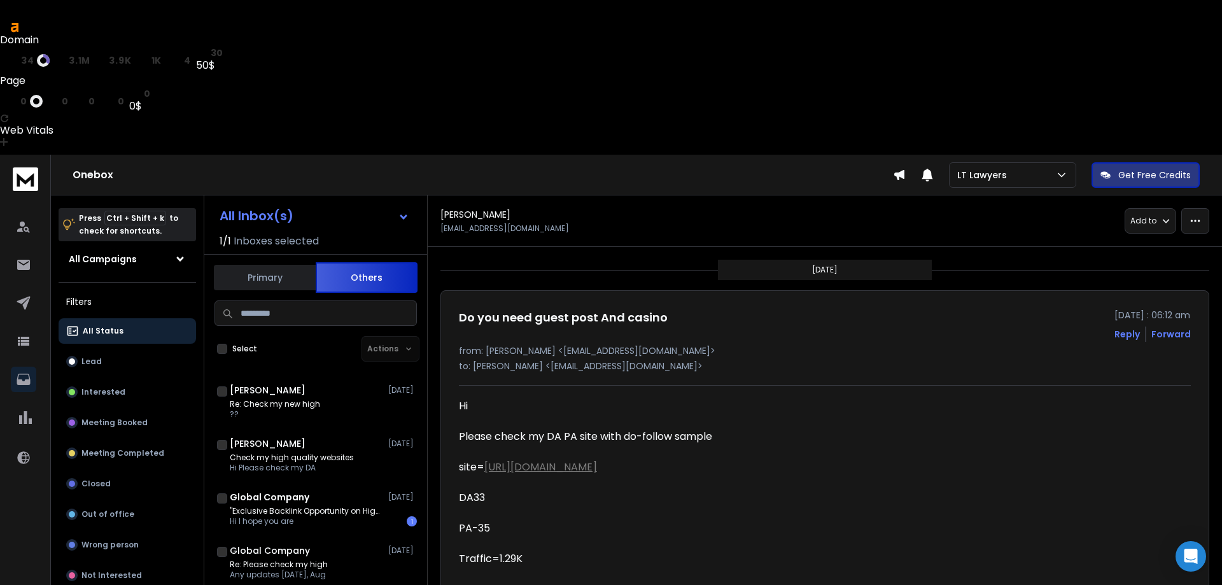
click at [31, 426] on div "H" at bounding box center [25, 447] width 51 height 585
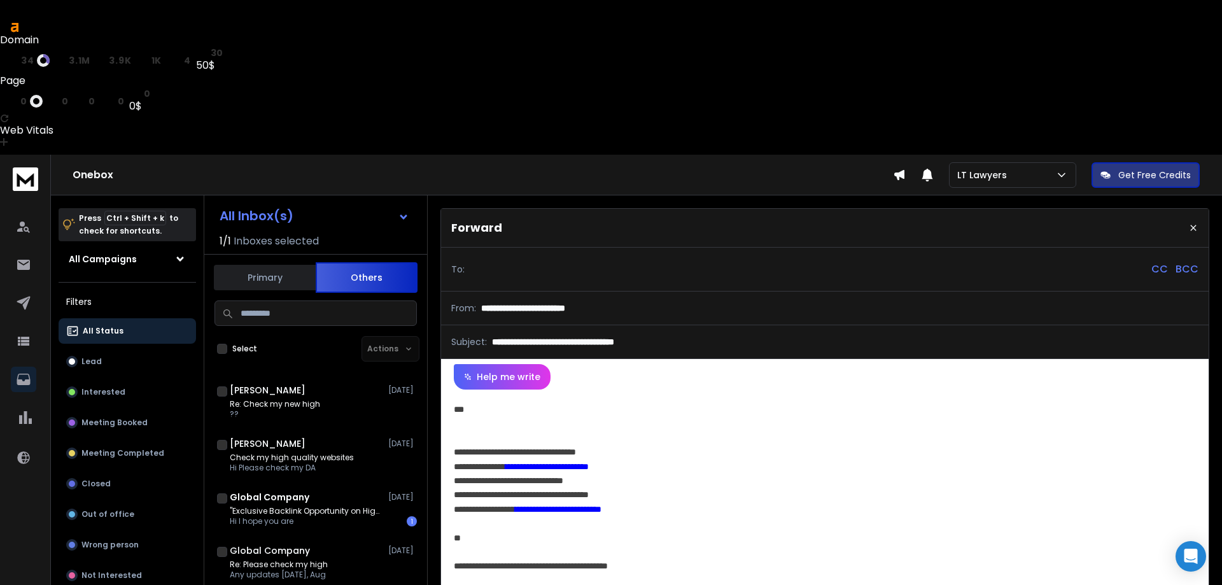
click at [1191, 225] on icon at bounding box center [1193, 228] width 6 height 6
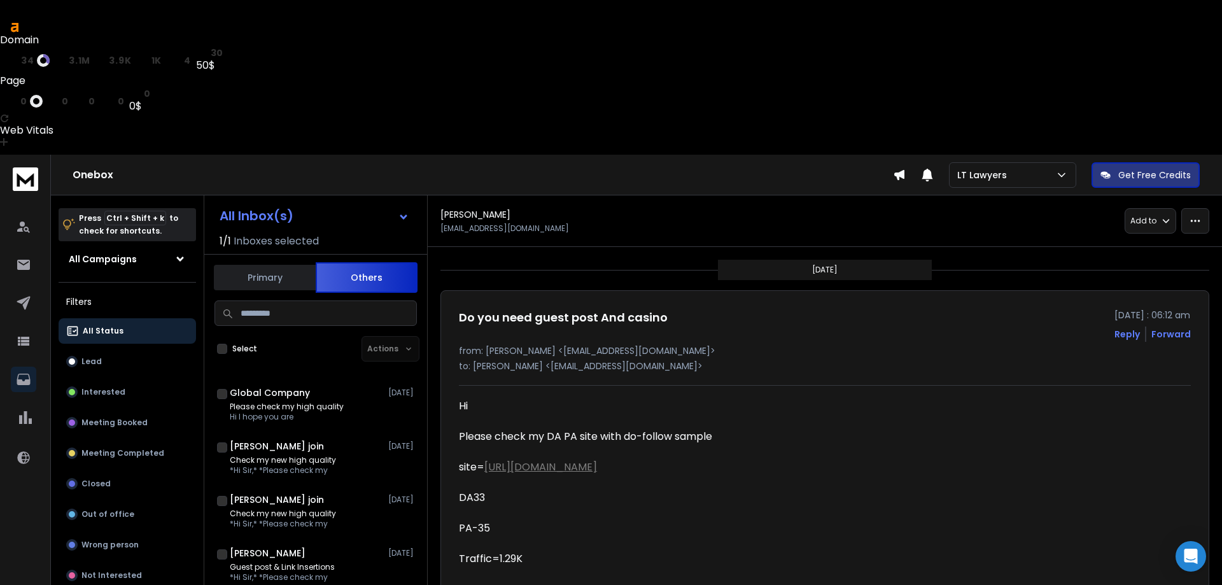
scroll to position [598, 0]
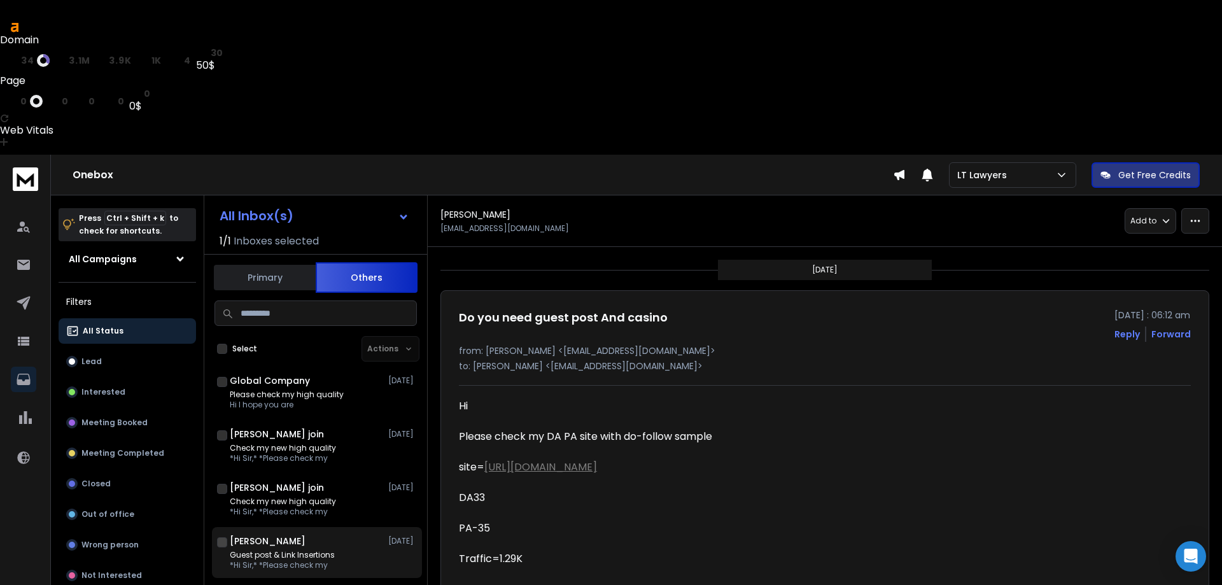
click at [323, 534] on div "Millie Falreya 31 Jul" at bounding box center [323, 540] width 187 height 13
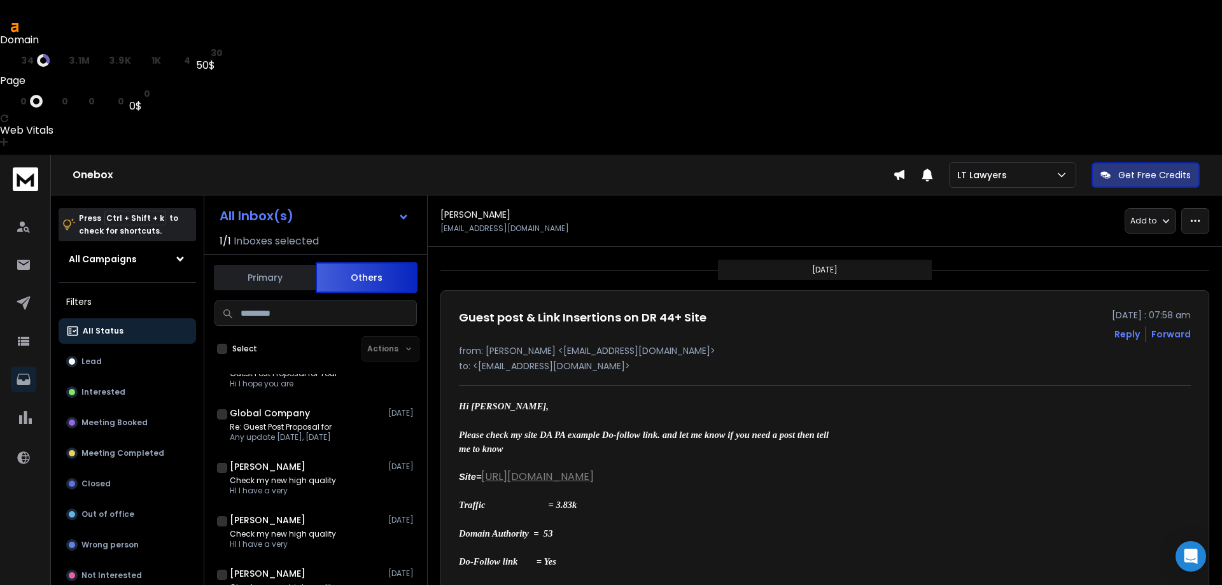
scroll to position [1010, 0]
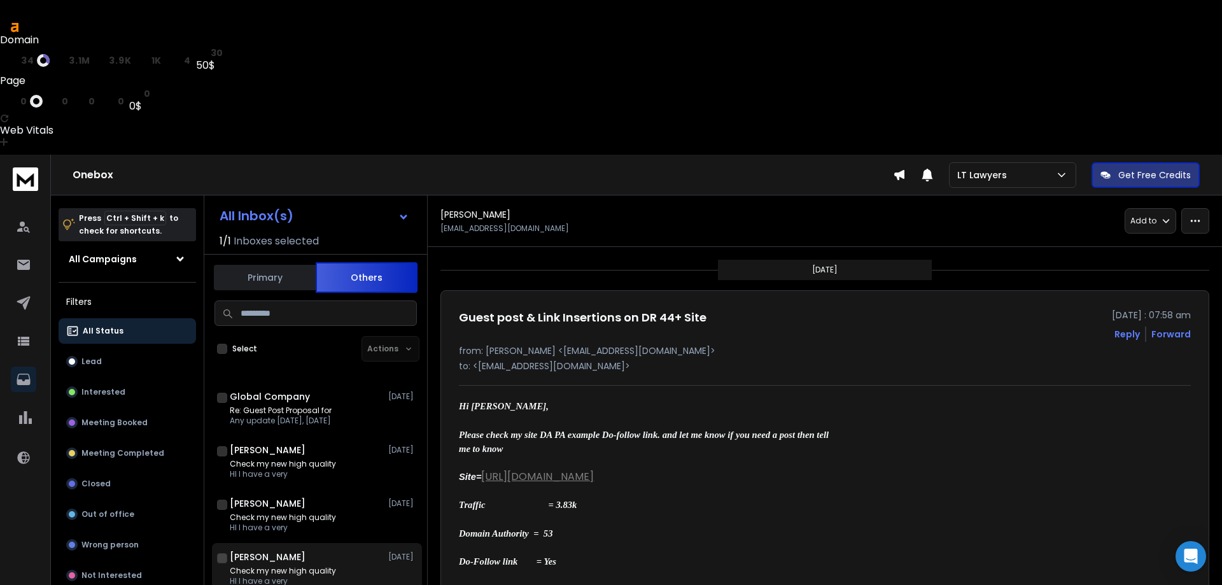
click at [308, 550] on div "Humaira Rajpoot 24 Jul Check my new high quality HI I have a very" at bounding box center [323, 568] width 187 height 36
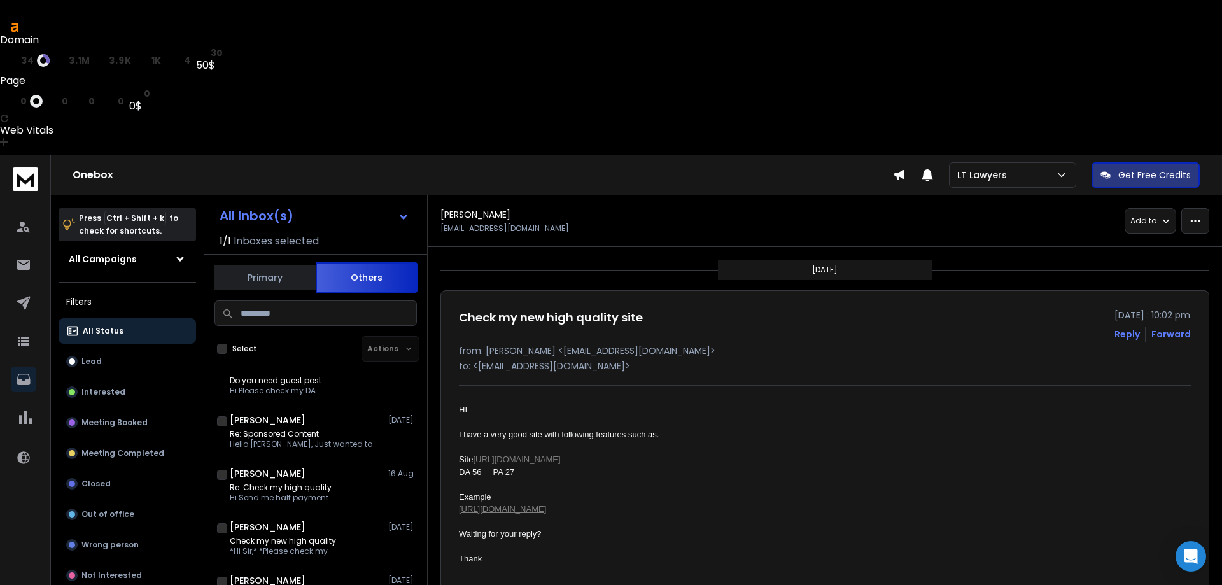
scroll to position [0, 0]
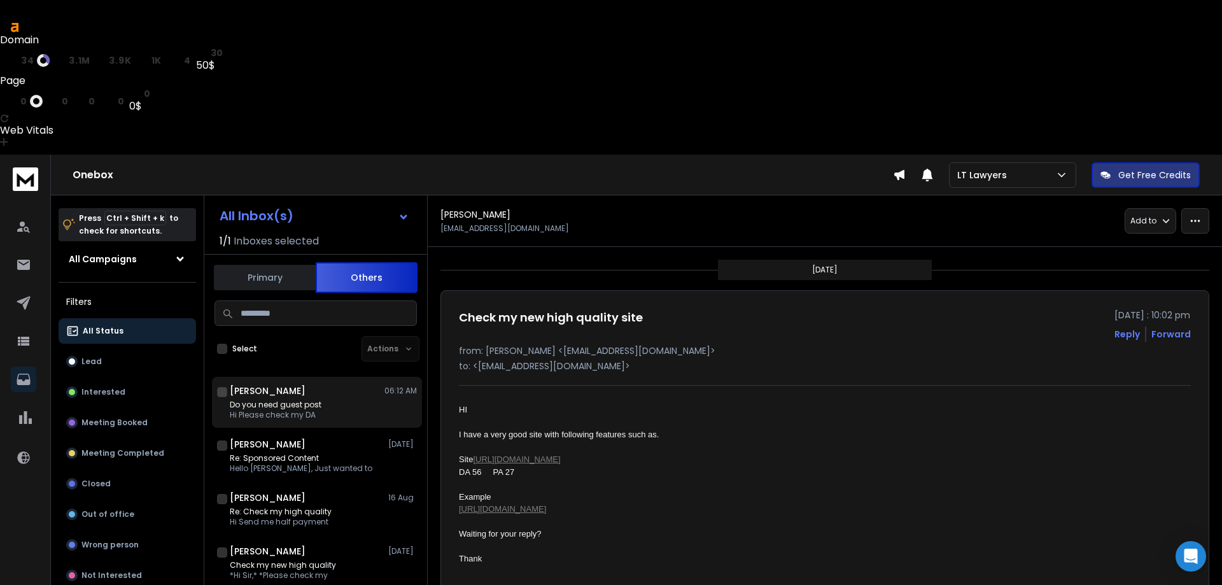
click at [342, 400] on div "Do you need guest post Hi Please check my DA" at bounding box center [323, 410] width 187 height 20
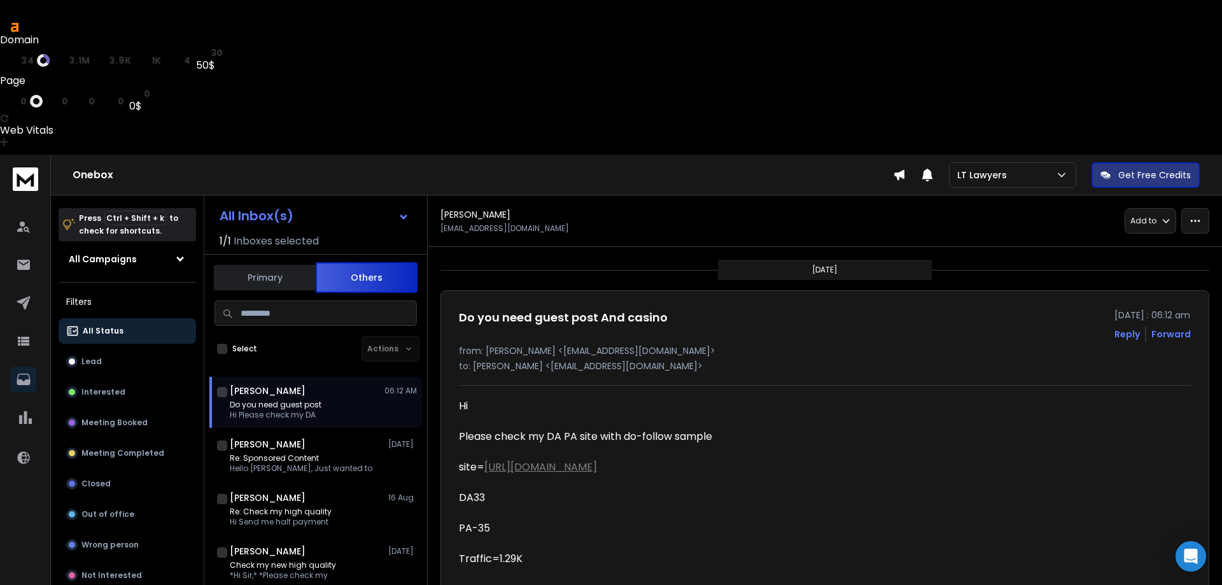
click at [783, 208] on div "Jon Boys JB jonboyslinksale@gmail.com" at bounding box center [630, 220] width 380 height 25
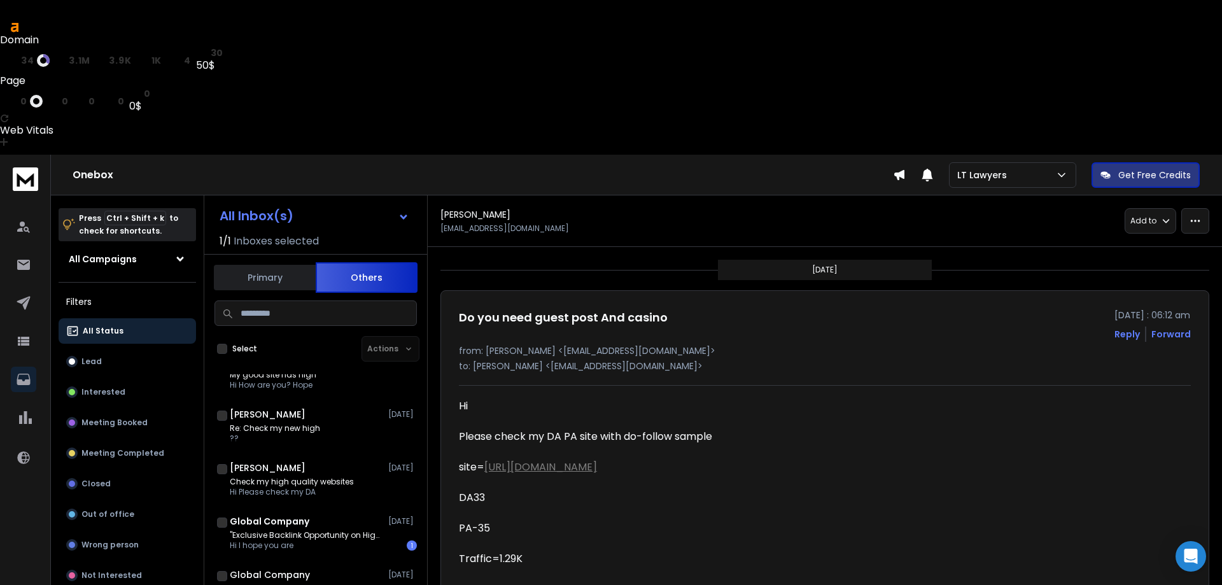
scroll to position [321, 0]
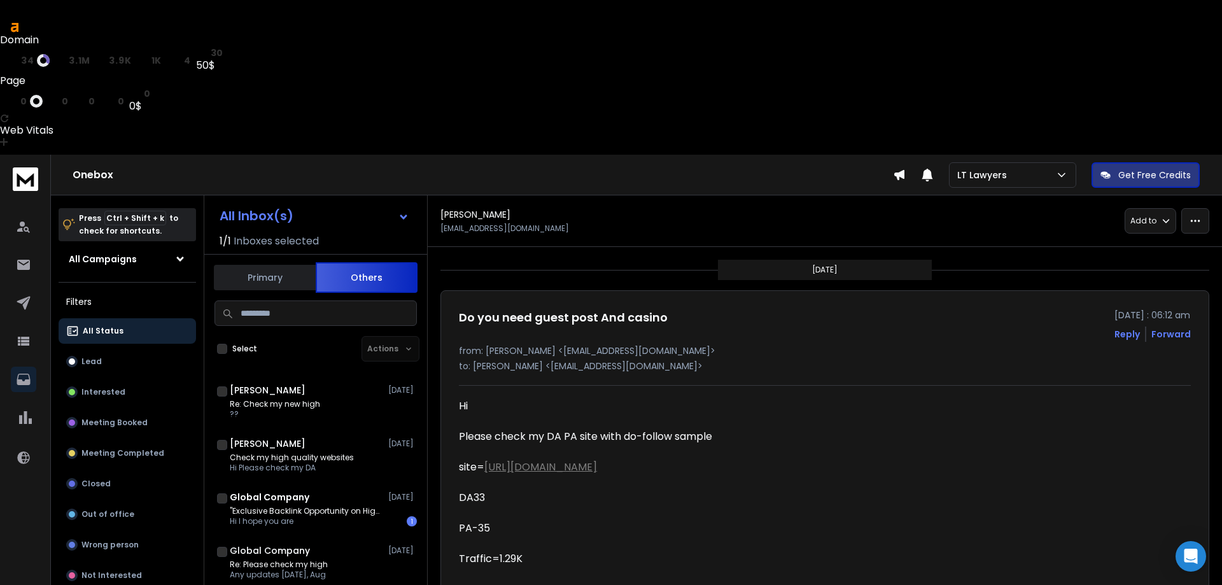
click at [31, 426] on div "H" at bounding box center [25, 447] width 51 height 585
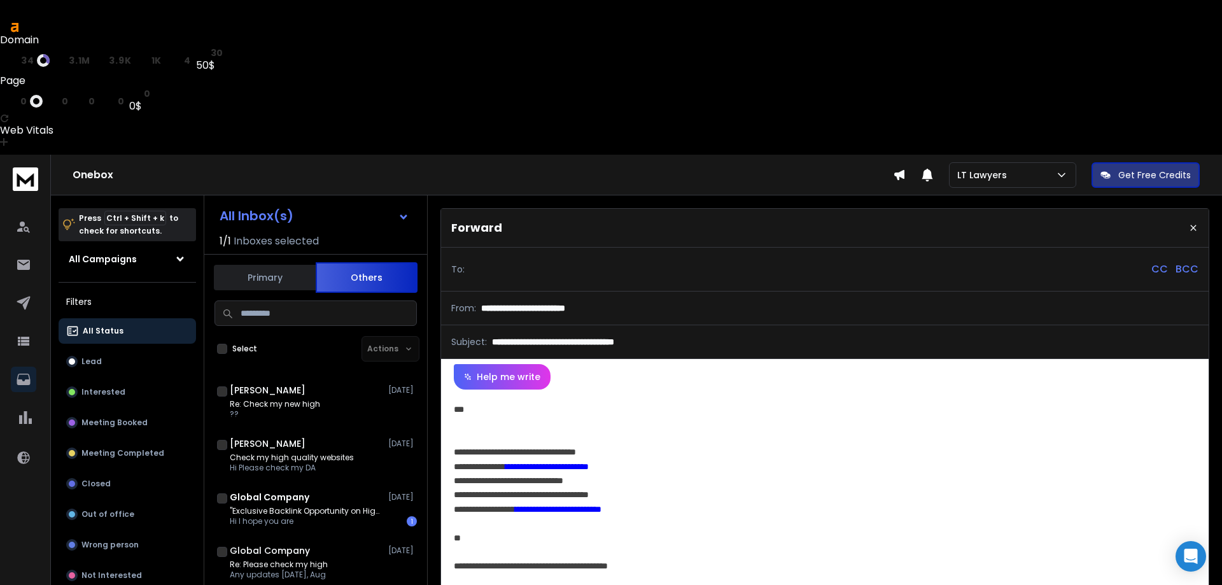
click at [1191, 225] on icon at bounding box center [1193, 228] width 6 height 6
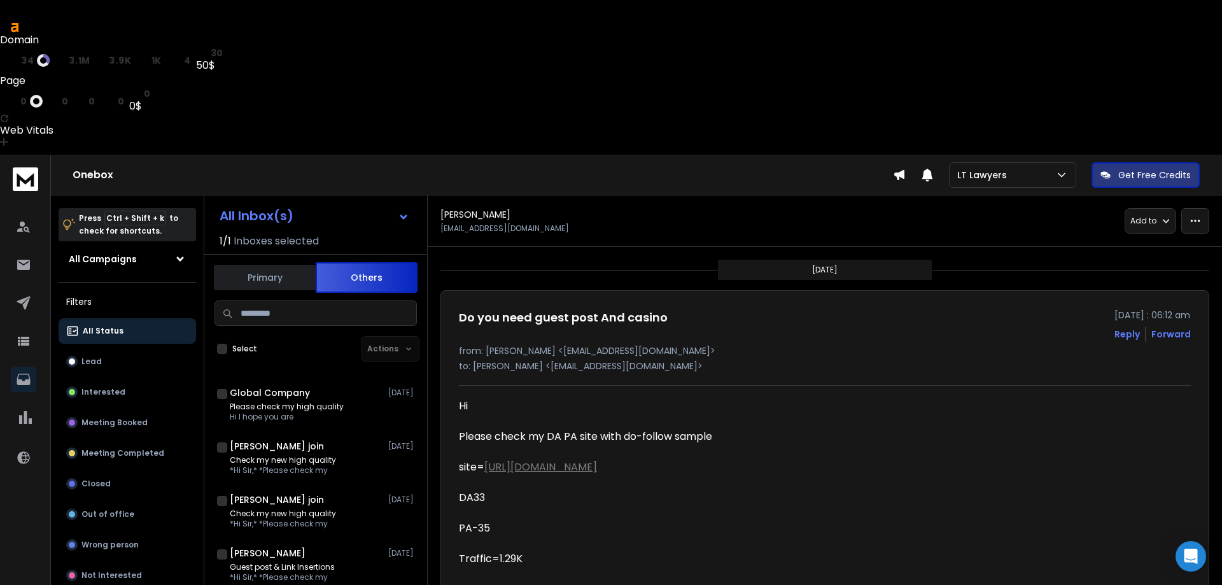
scroll to position [598, 0]
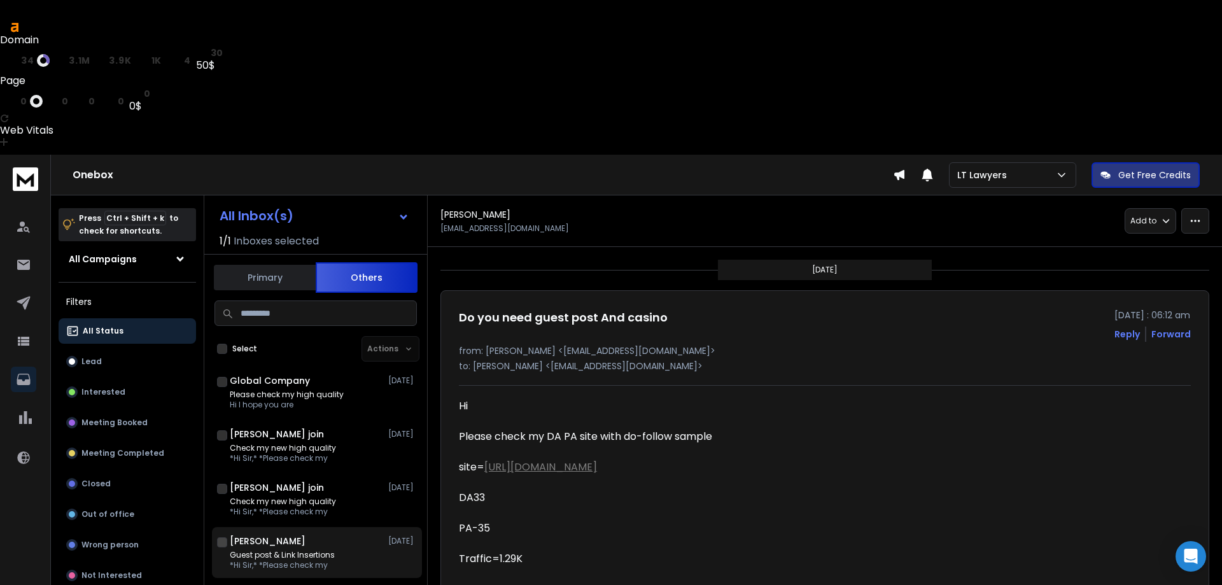
click at [323, 534] on div "Millie Falreya 31 Jul" at bounding box center [323, 540] width 187 height 13
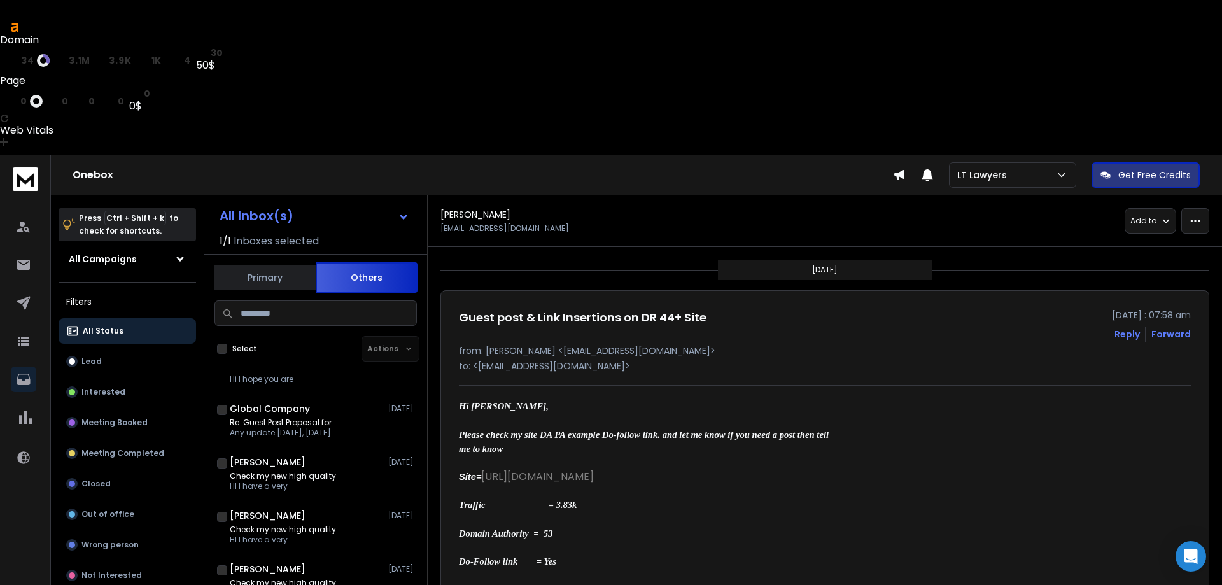
scroll to position [1009, 0]
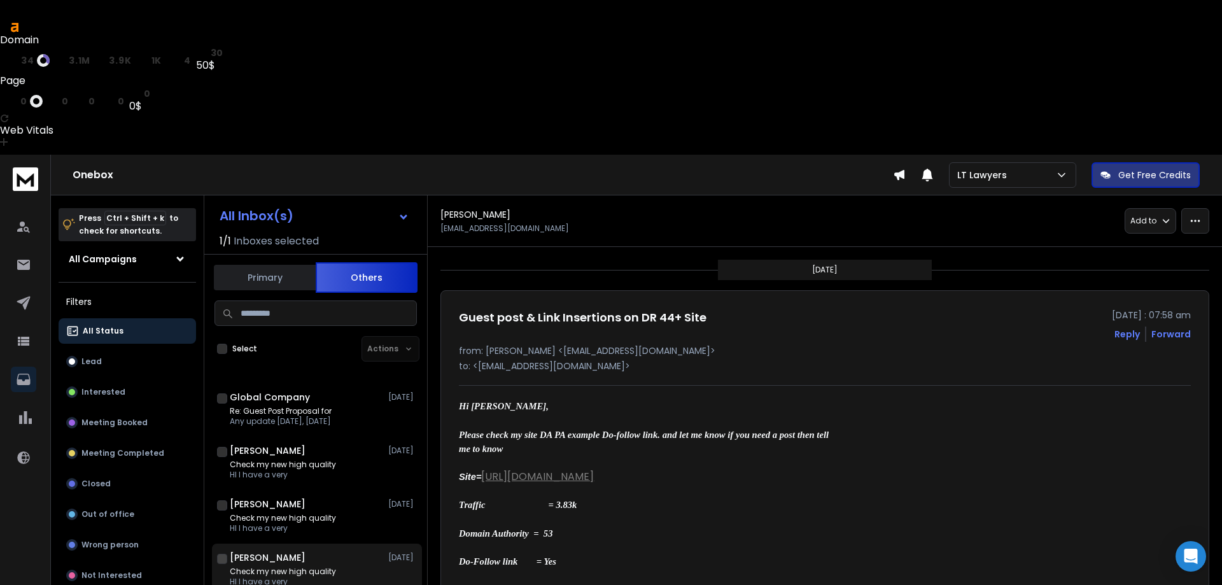
click at [308, 551] on div "Humaira Rajpoot 24 Jul Check my new high quality HI I have a very" at bounding box center [323, 569] width 187 height 36
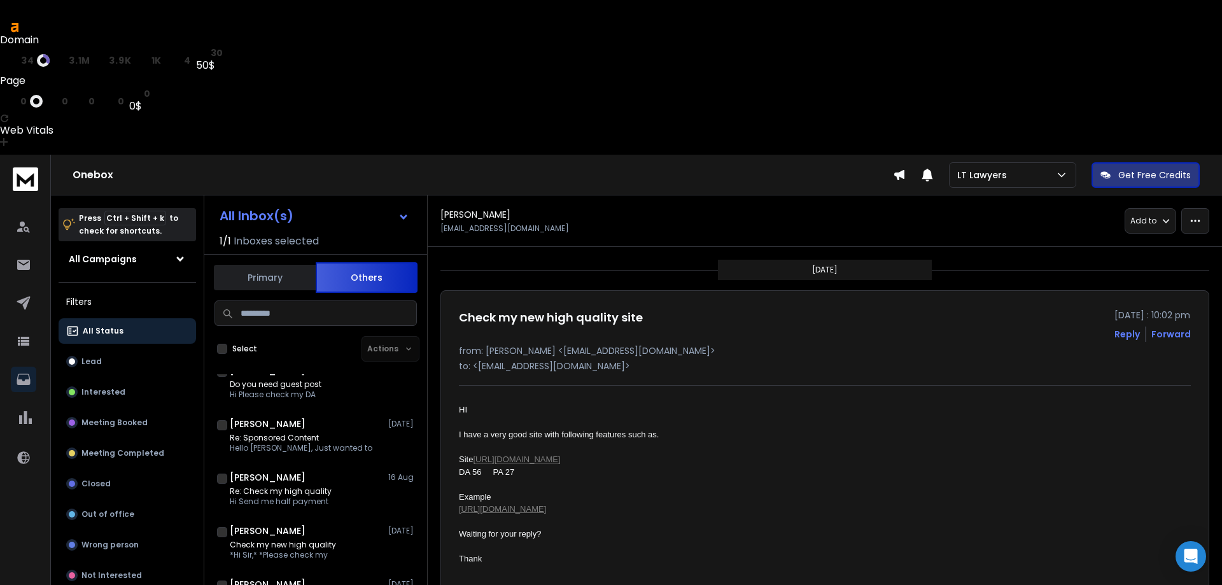
scroll to position [0, 0]
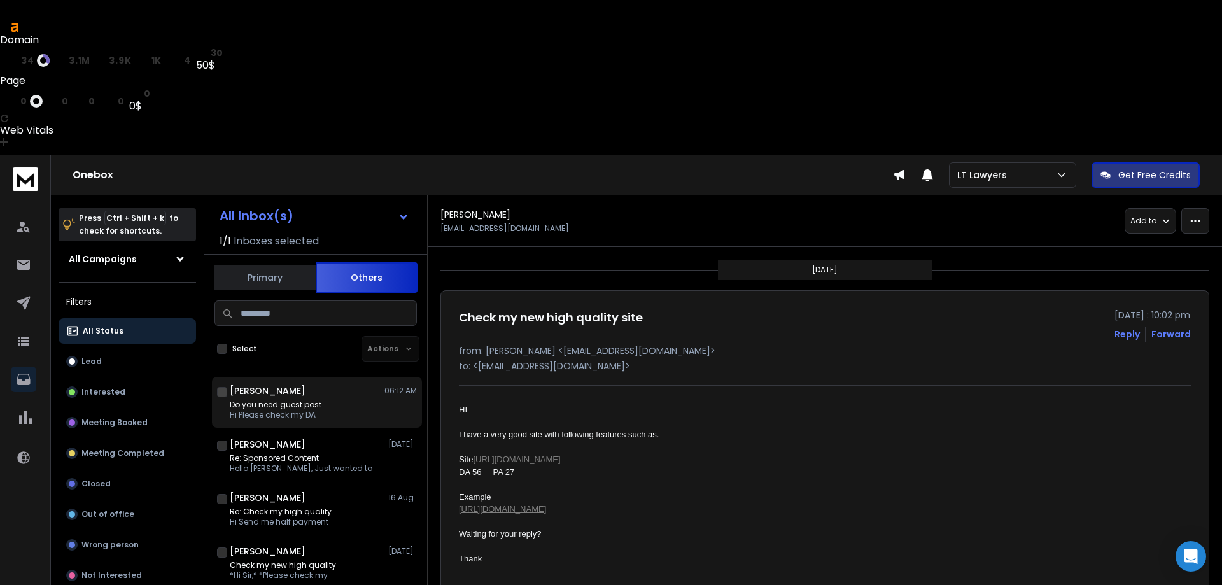
click at [342, 400] on div "Do you need guest post Hi Please check my DA" at bounding box center [323, 410] width 187 height 20
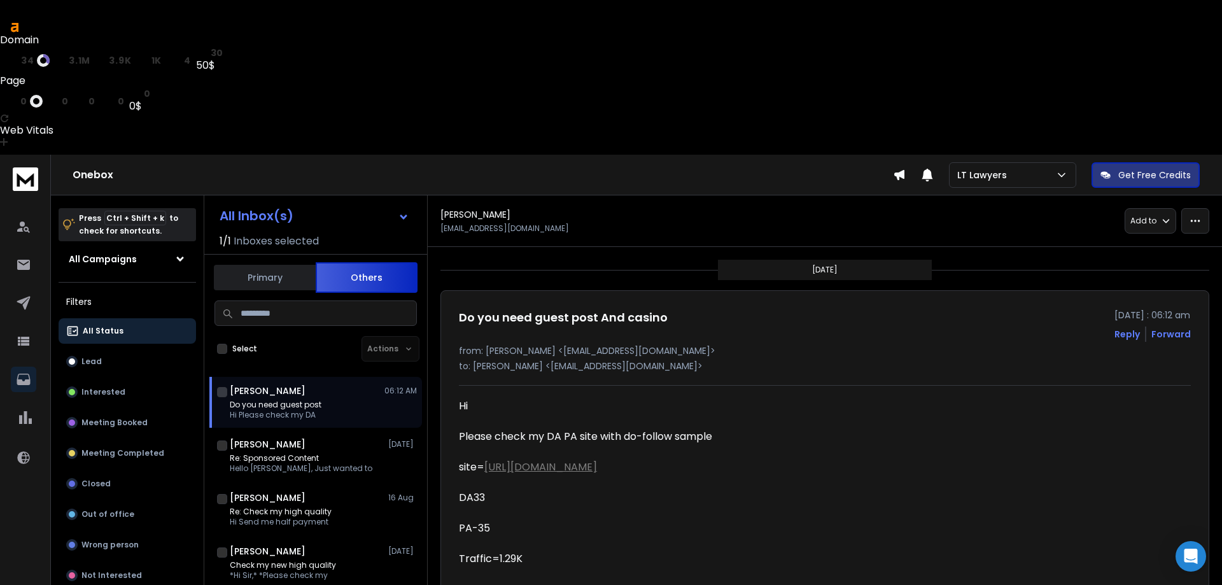
click at [783, 208] on div "Jon Boys JB jonboyslinksale@gmail.com" at bounding box center [630, 220] width 380 height 25
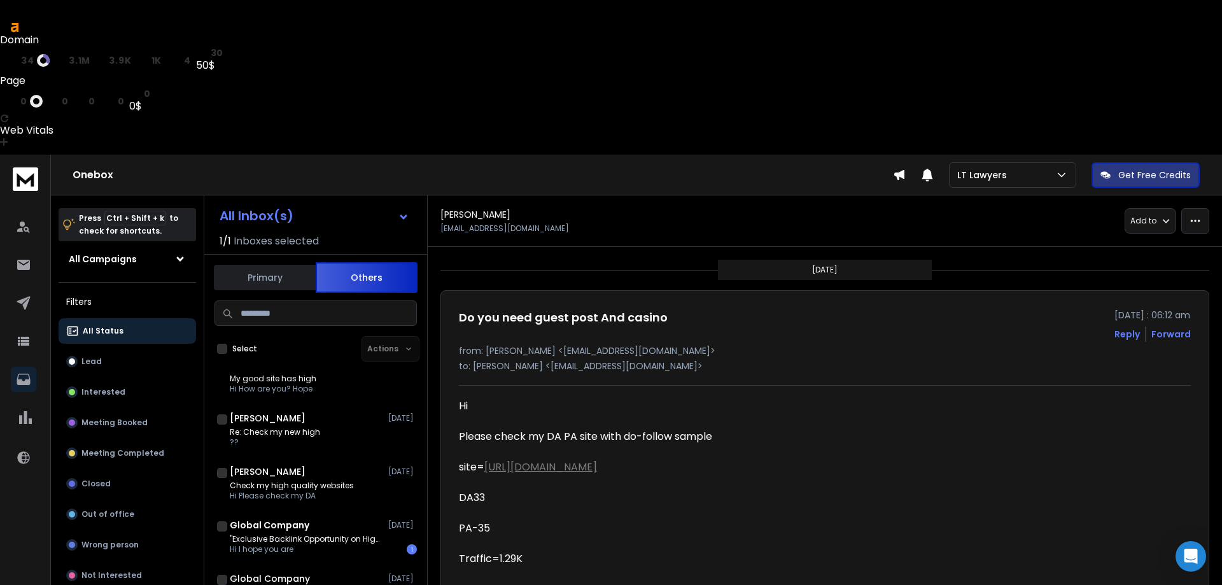
scroll to position [321, 0]
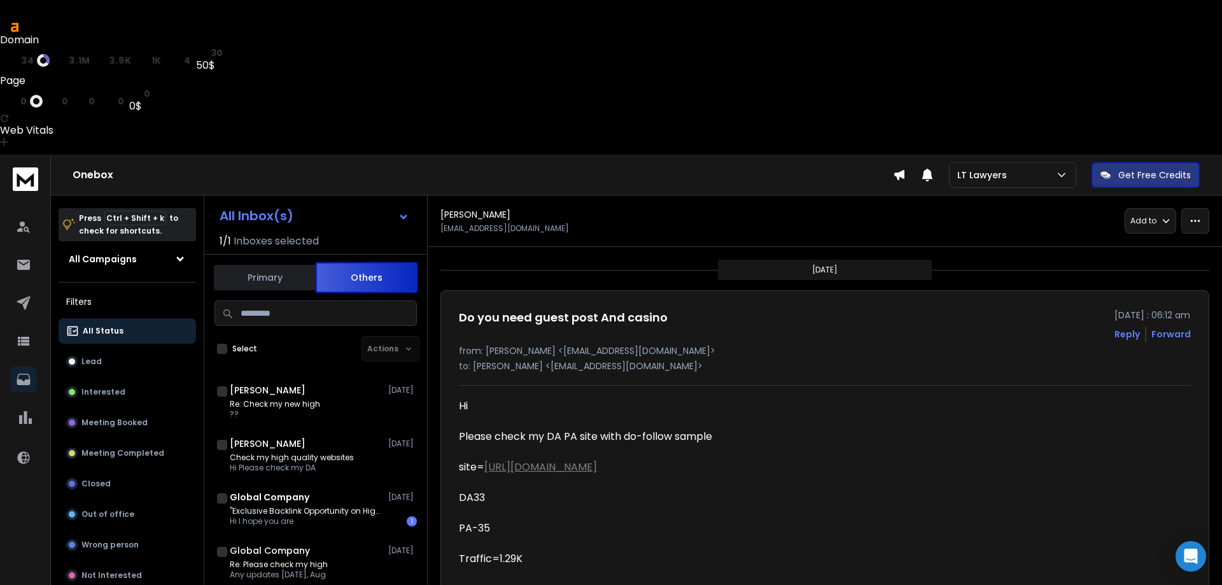
click at [31, 426] on div "H" at bounding box center [25, 447] width 51 height 585
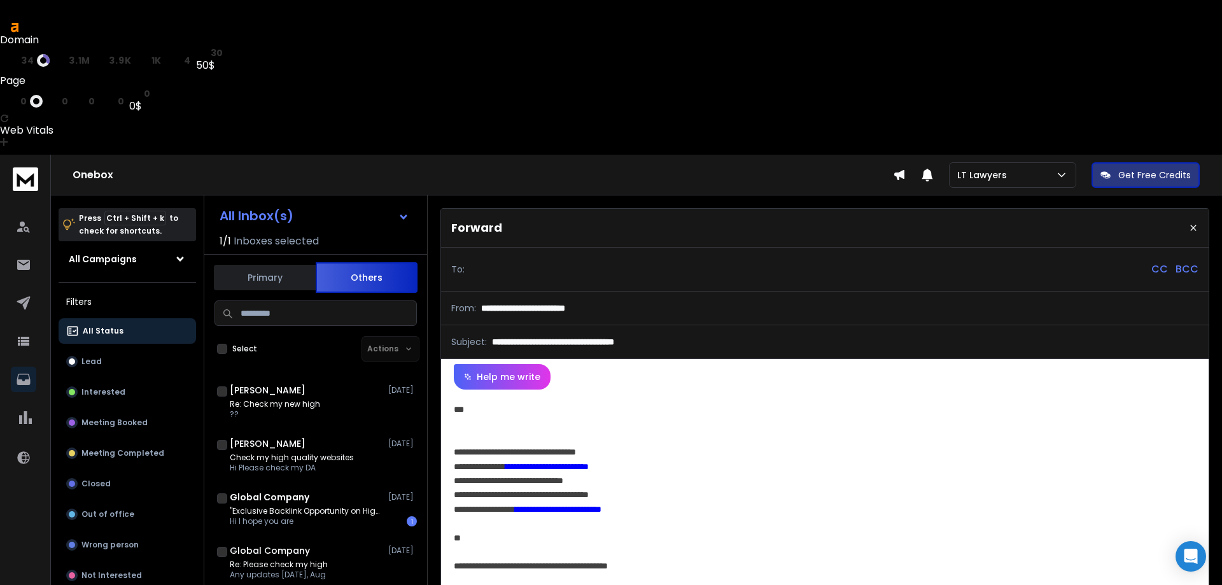
click at [1191, 225] on icon at bounding box center [1193, 228] width 6 height 6
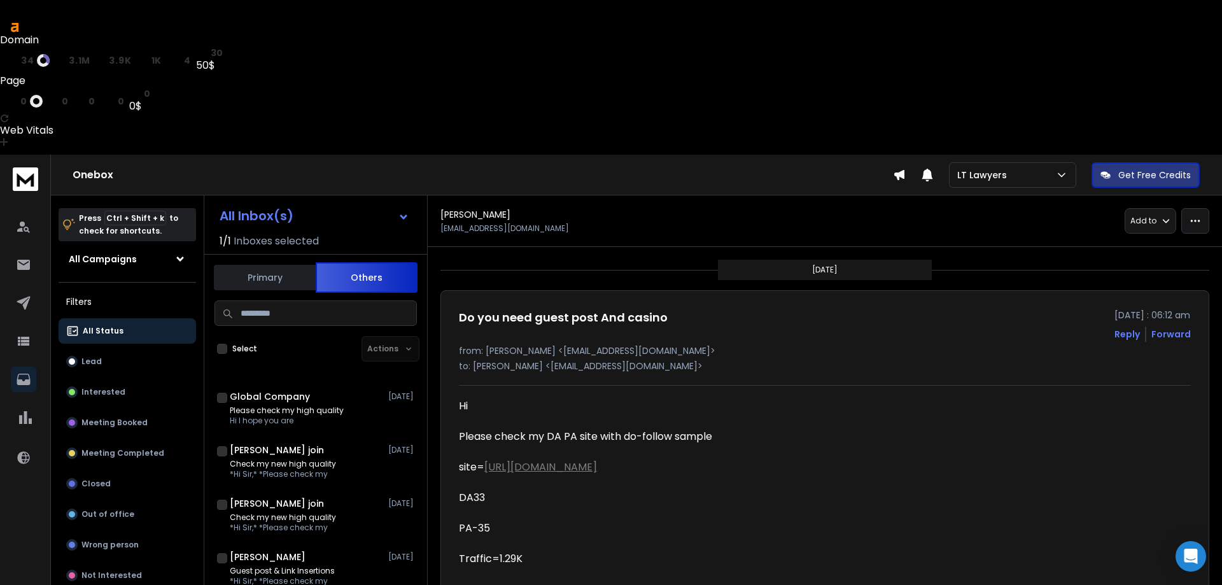
scroll to position [599, 0]
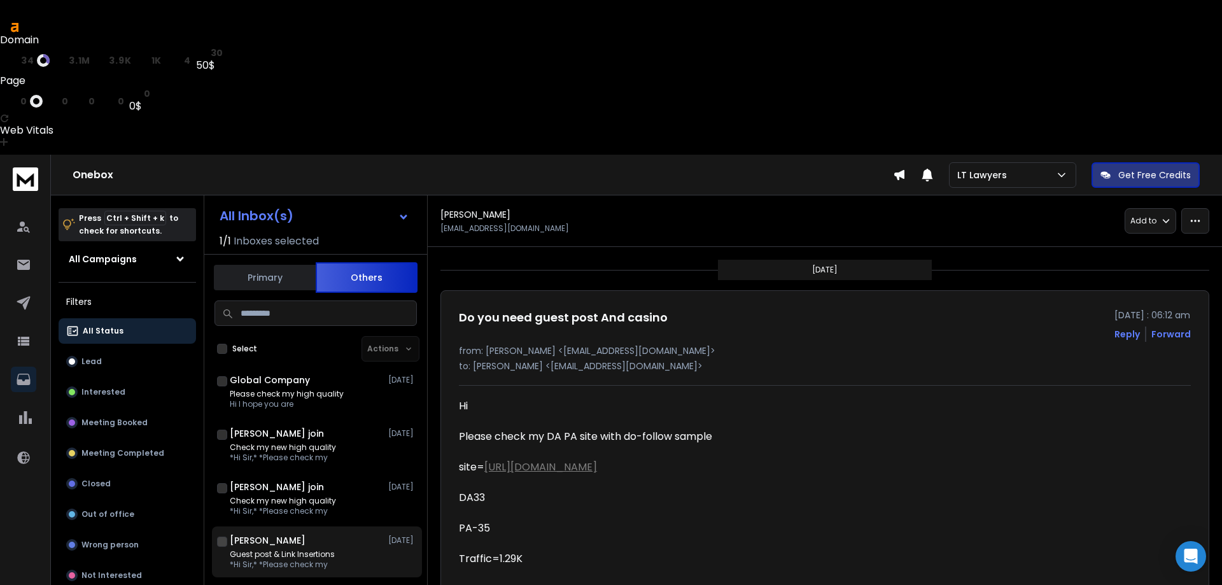
click at [323, 534] on div "Millie Falreya 31 Jul" at bounding box center [323, 540] width 187 height 13
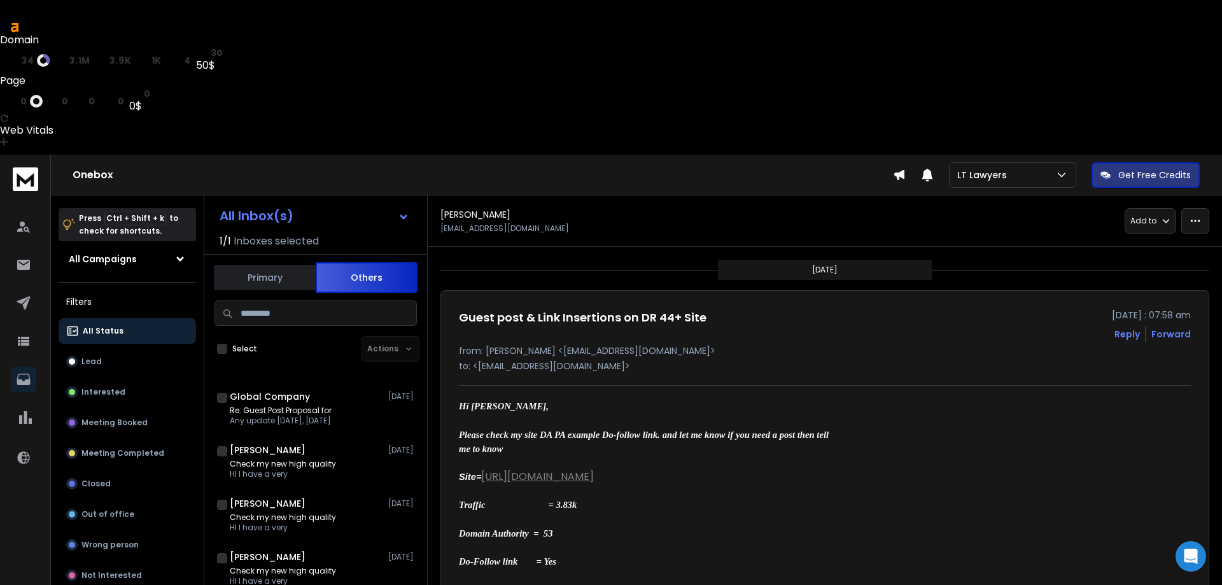
scroll to position [1013, 0]
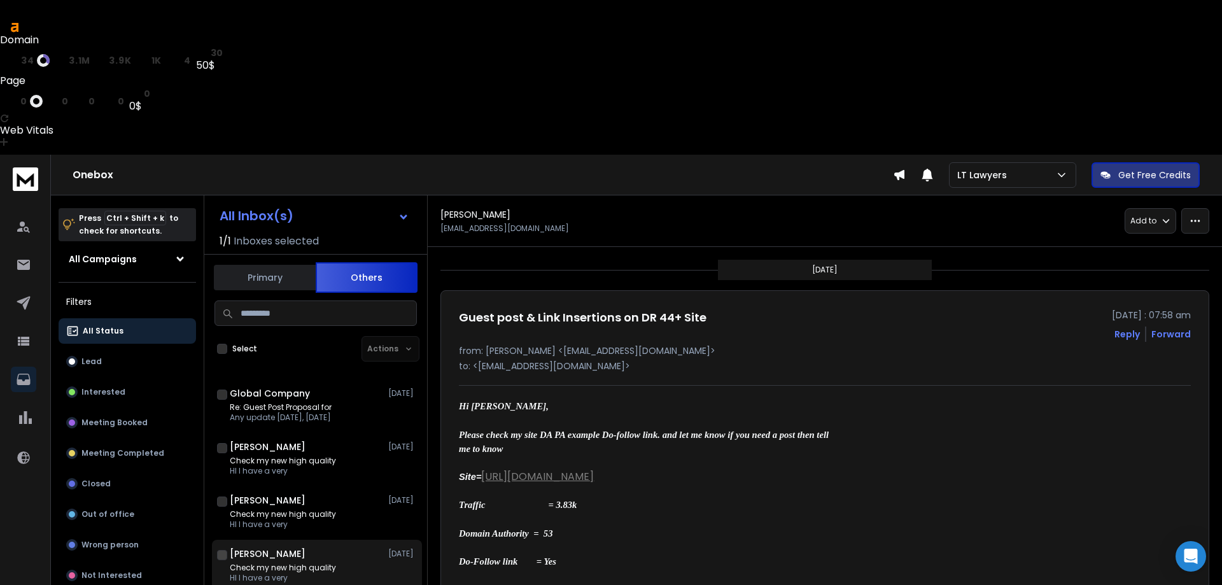
click at [308, 562] on p "Check my new high quality" at bounding box center [283, 567] width 106 height 10
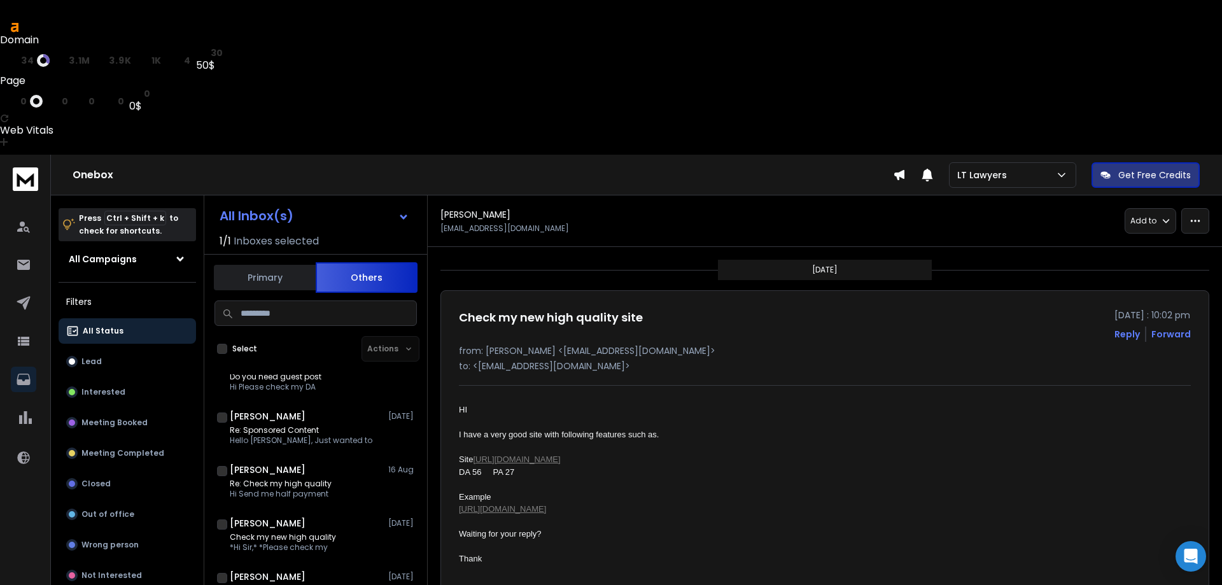
scroll to position [0, 0]
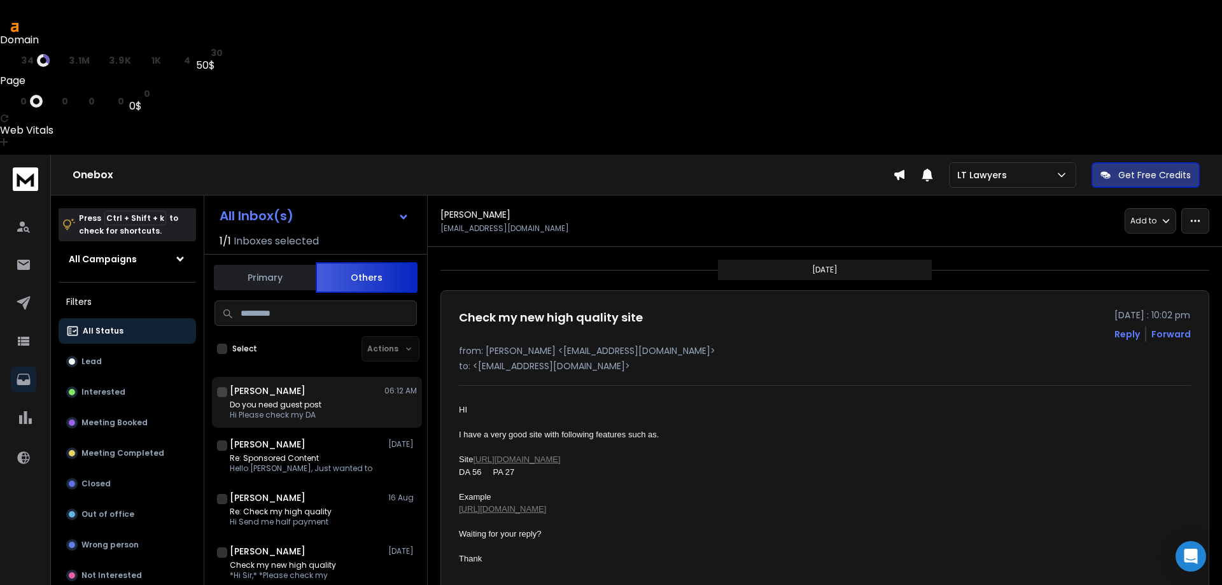
click at [342, 400] on div "Do you need guest post Hi Please check my DA" at bounding box center [323, 410] width 187 height 20
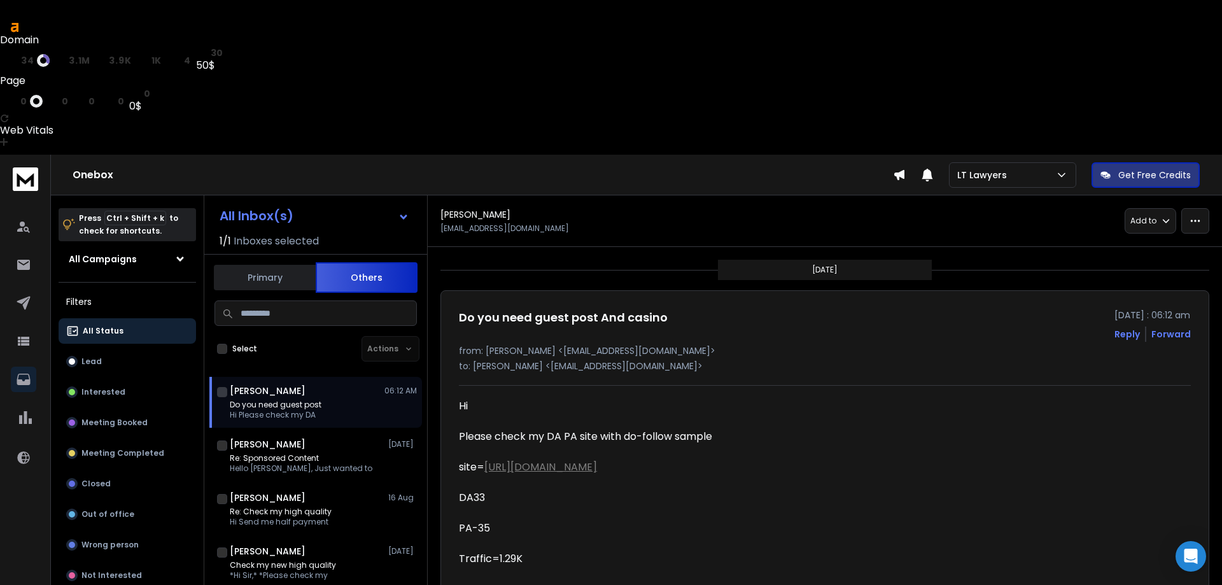
click at [783, 208] on div "Jon Boys JB jonboyslinksale@gmail.com" at bounding box center [630, 220] width 380 height 25
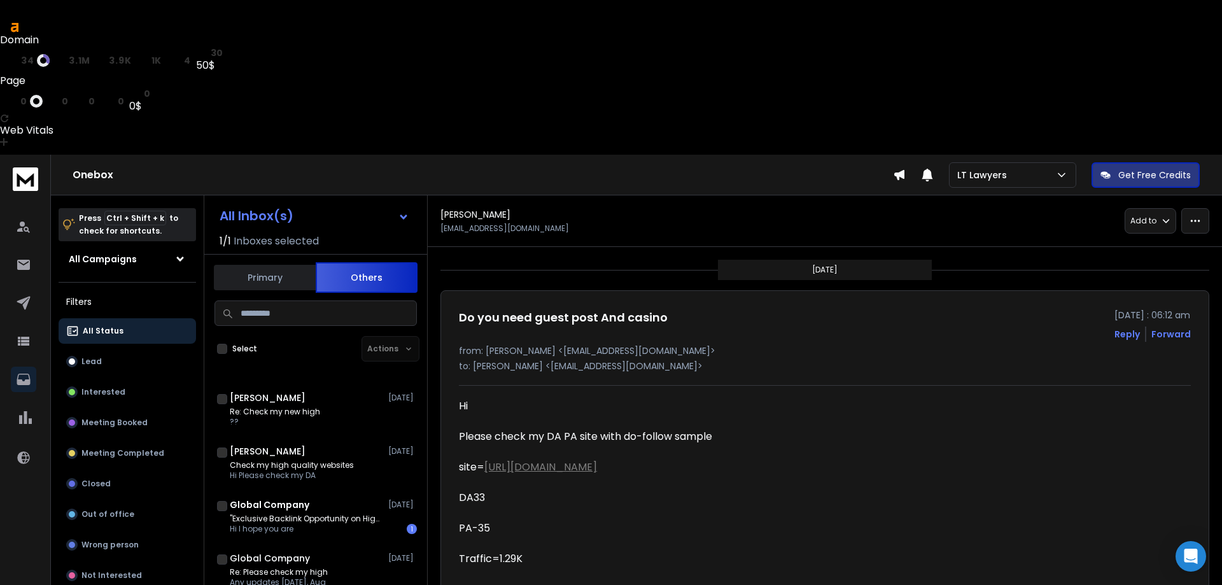
scroll to position [321, 0]
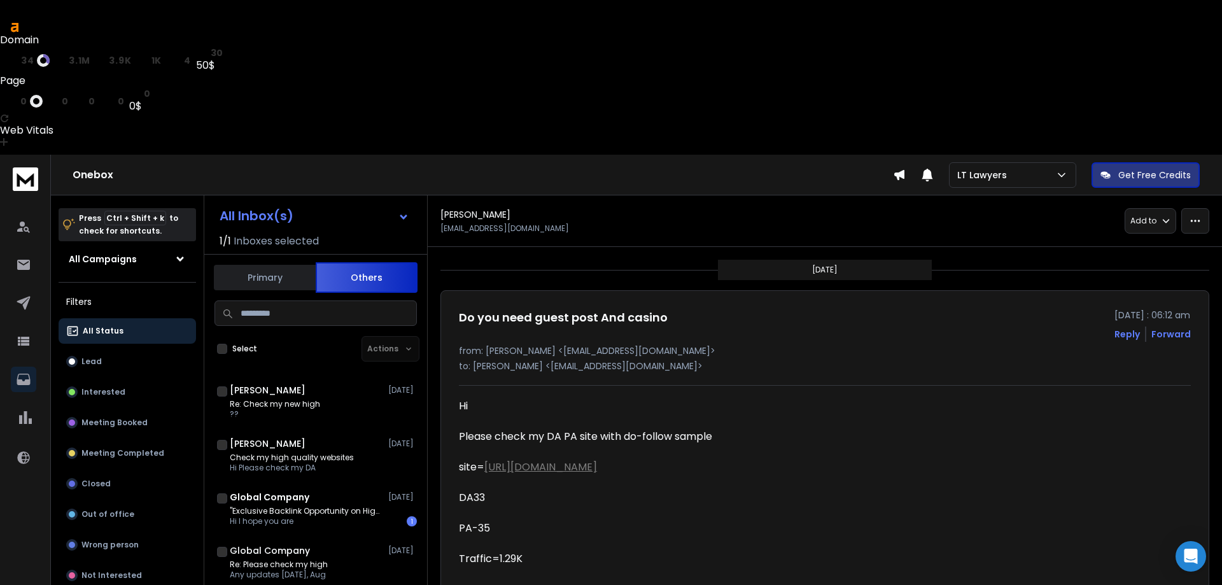
click at [31, 426] on div "H" at bounding box center [25, 447] width 51 height 585
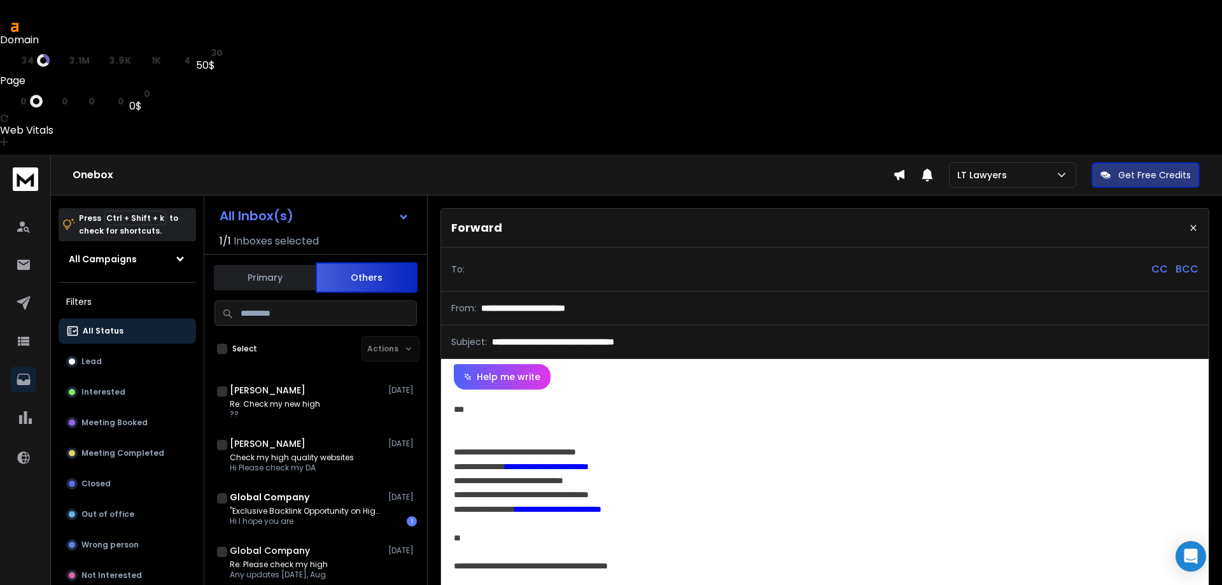
click at [1191, 225] on icon at bounding box center [1193, 228] width 6 height 6
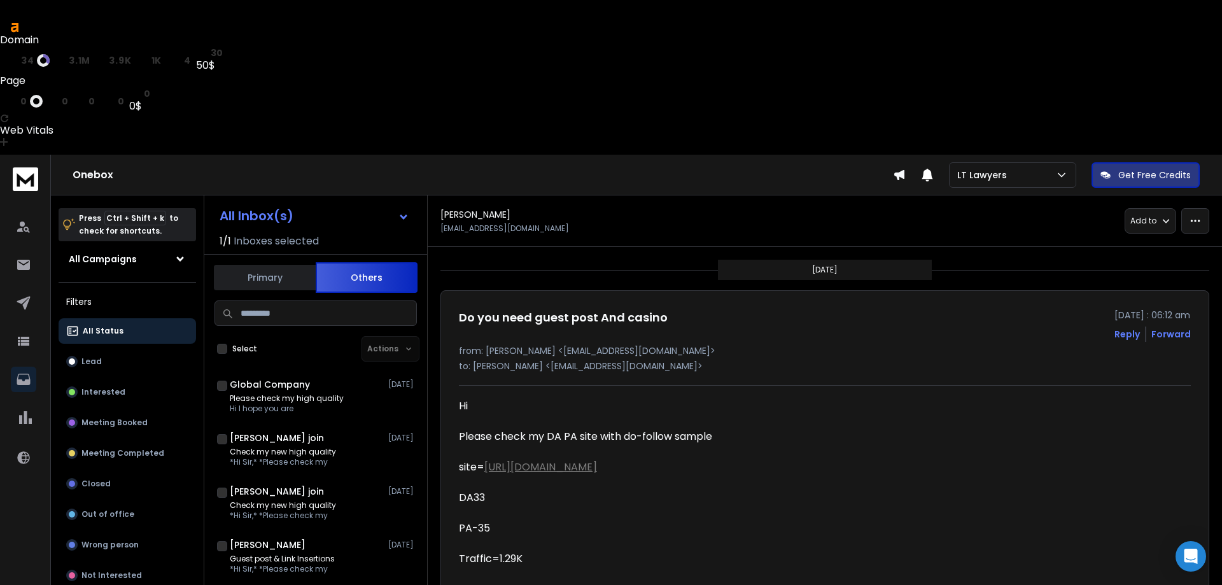
scroll to position [599, 0]
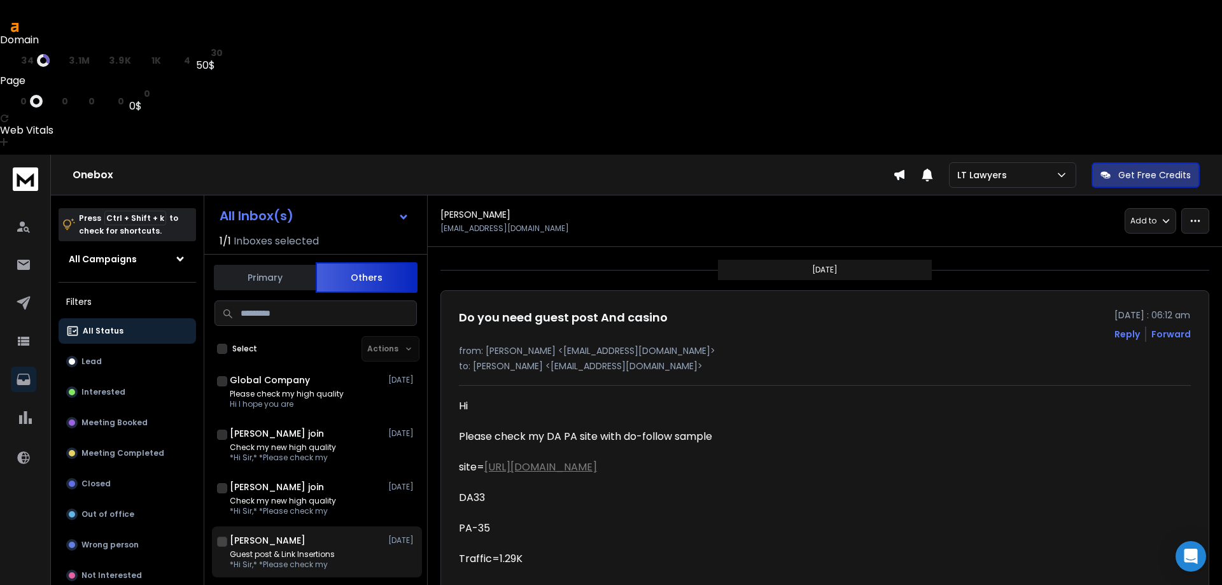
click at [323, 534] on div "Millie Falreya 31 Jul" at bounding box center [323, 540] width 187 height 13
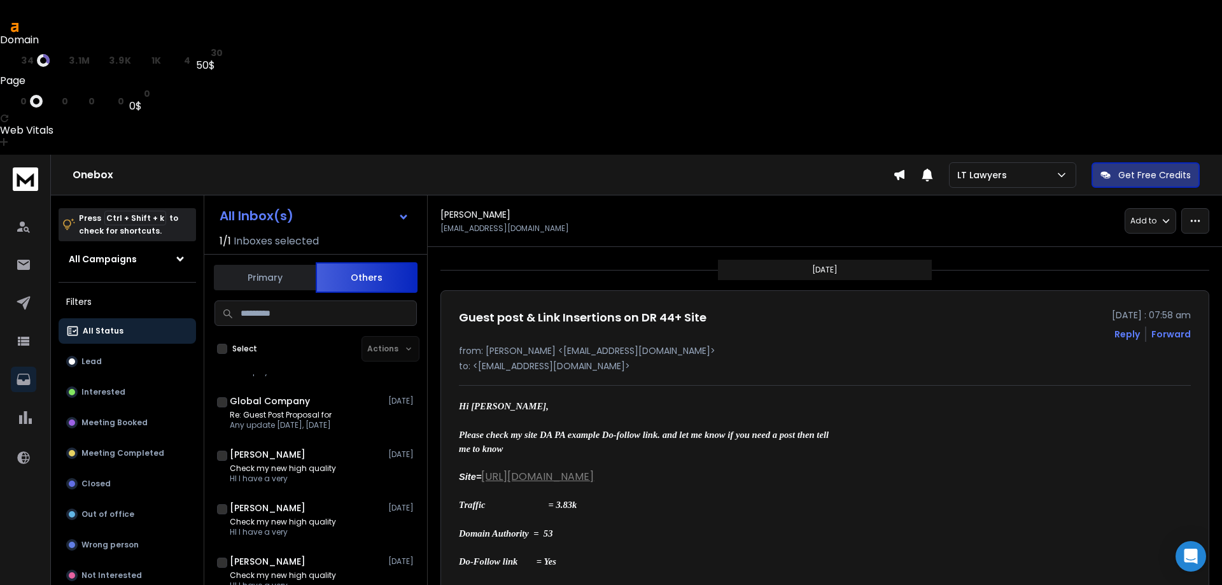
scroll to position [1014, 0]
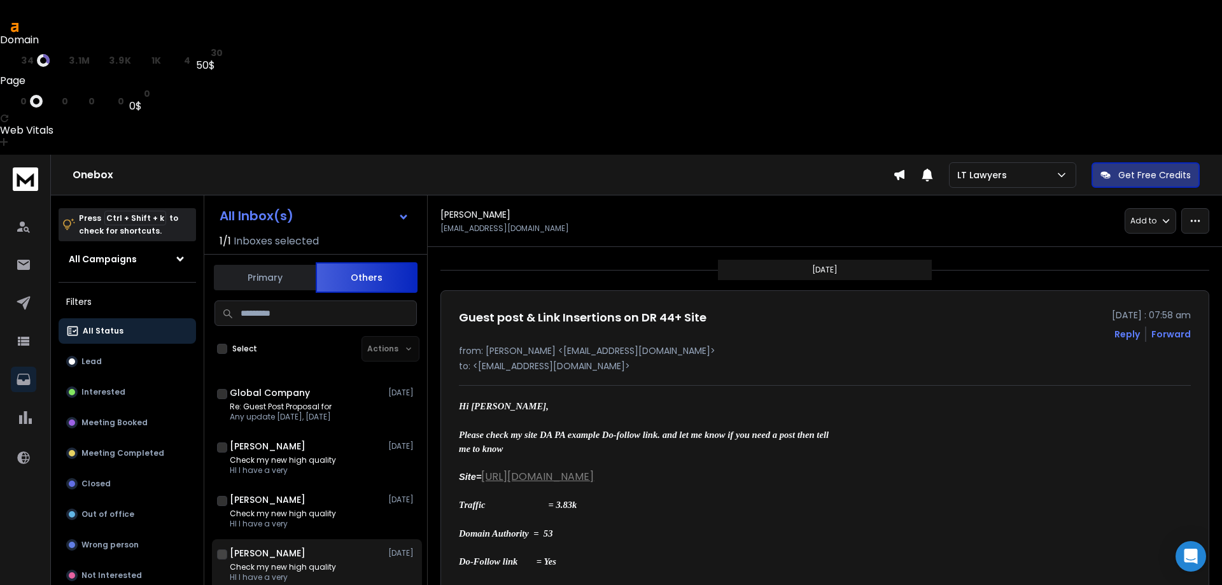
click at [308, 562] on p "Check my new high quality" at bounding box center [283, 567] width 106 height 10
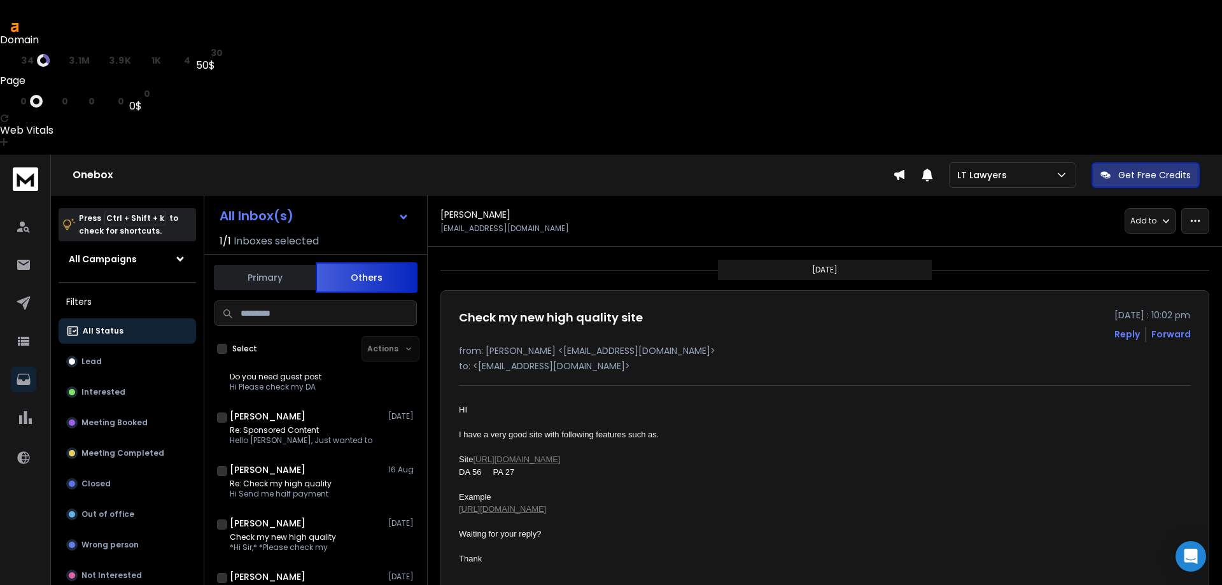
scroll to position [0, 0]
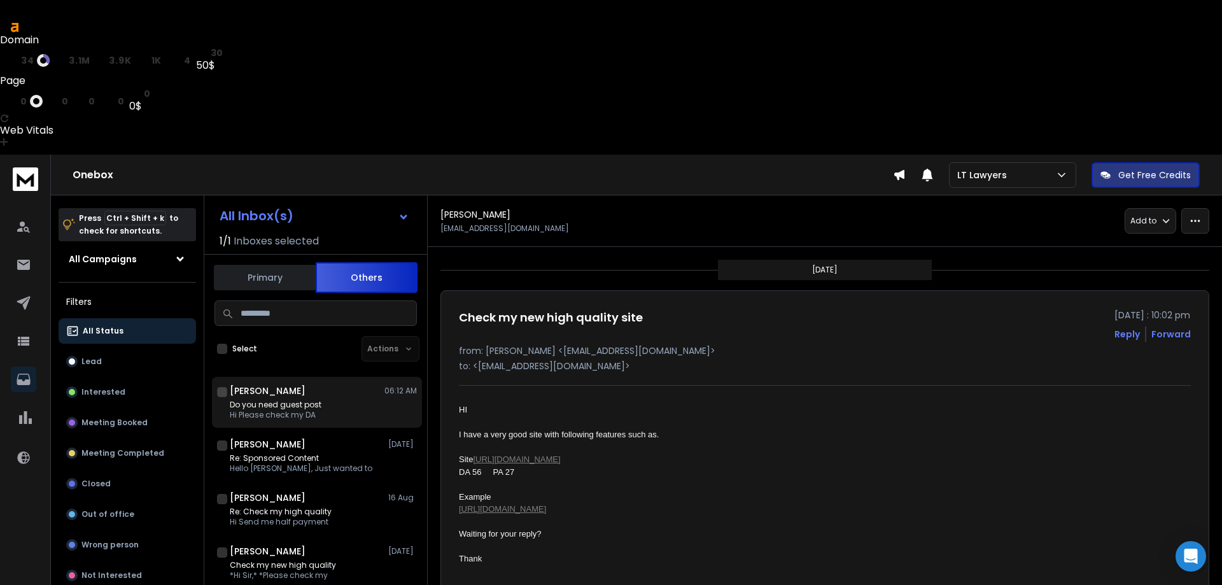
click at [342, 400] on div "Do you need guest post Hi Please check my DA" at bounding box center [323, 410] width 187 height 20
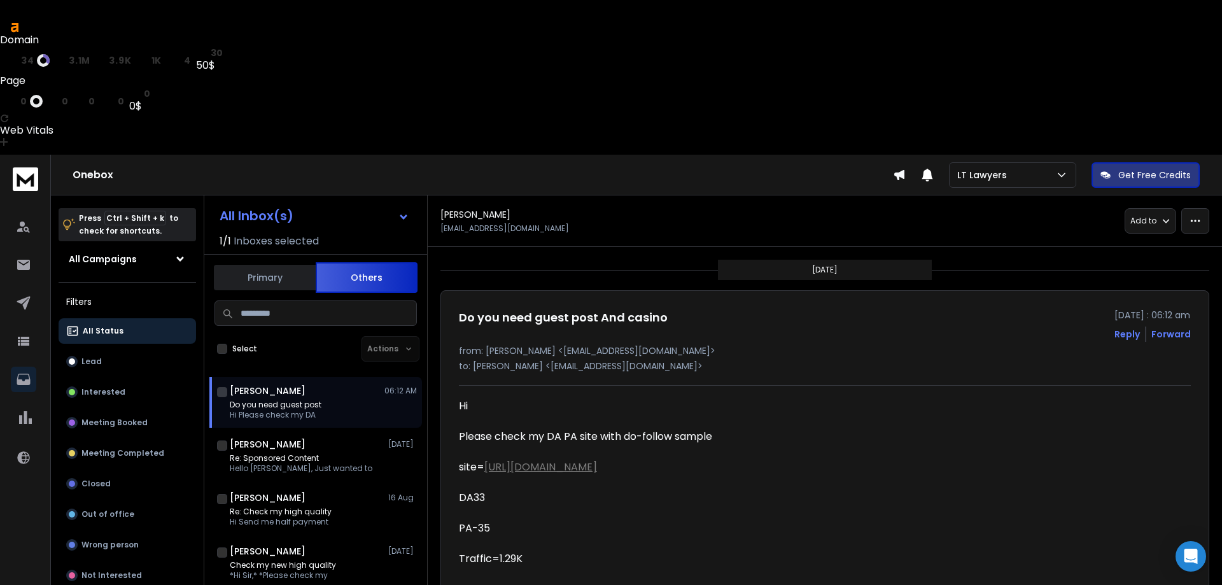
click at [783, 208] on div "Jon Boys JB jonboyslinksale@gmail.com" at bounding box center [630, 220] width 380 height 25
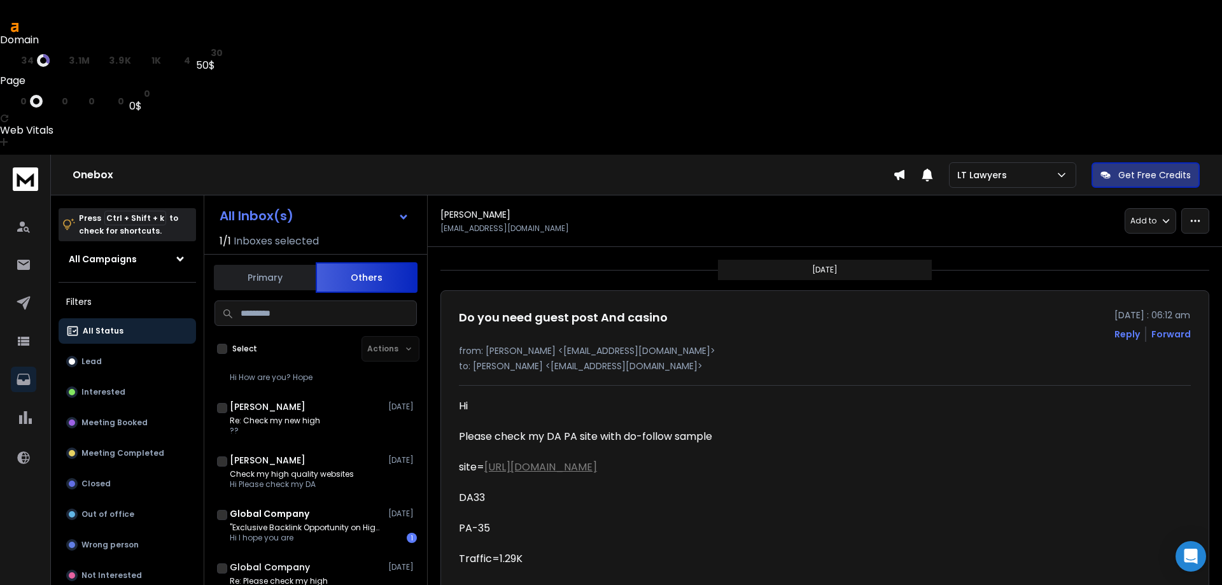
scroll to position [321, 0]
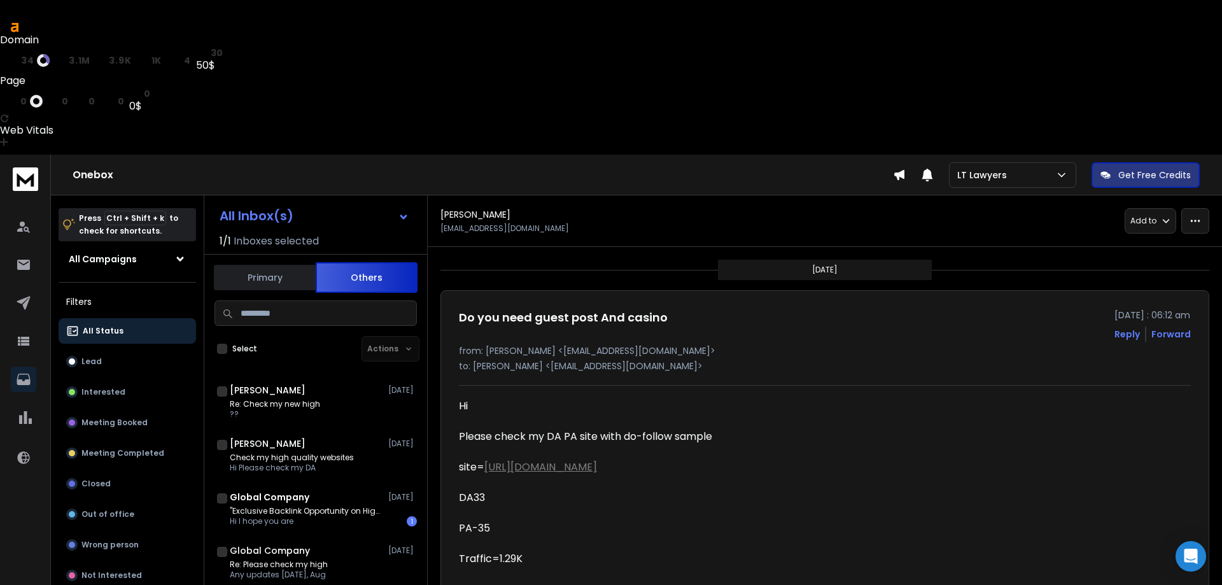
click at [31, 426] on div "H" at bounding box center [25, 447] width 51 height 585
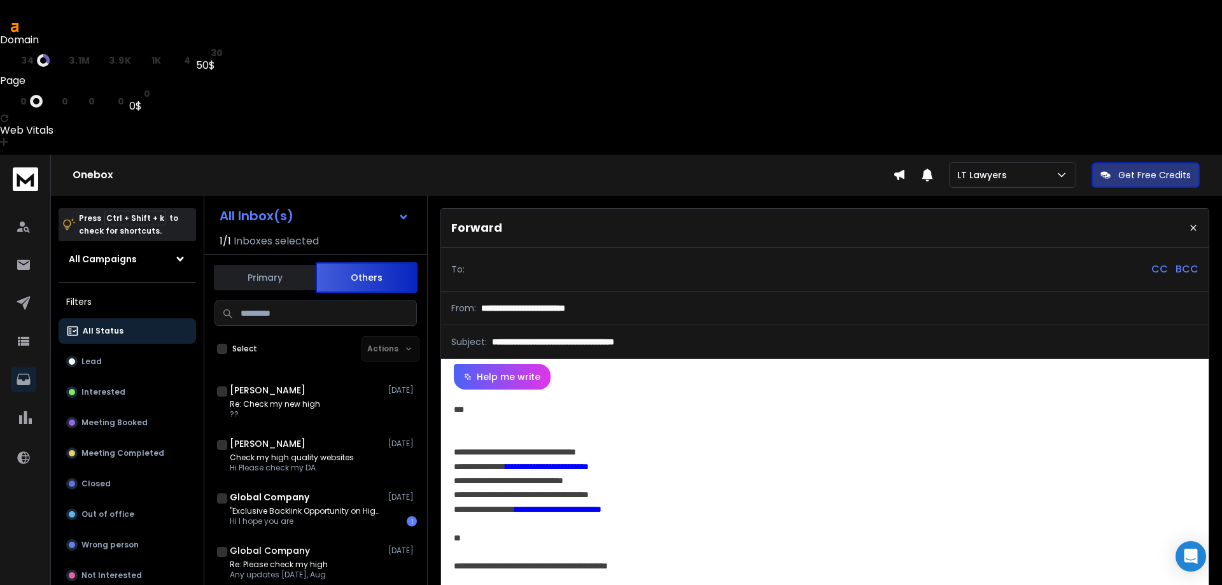
click at [1191, 225] on icon at bounding box center [1193, 228] width 6 height 6
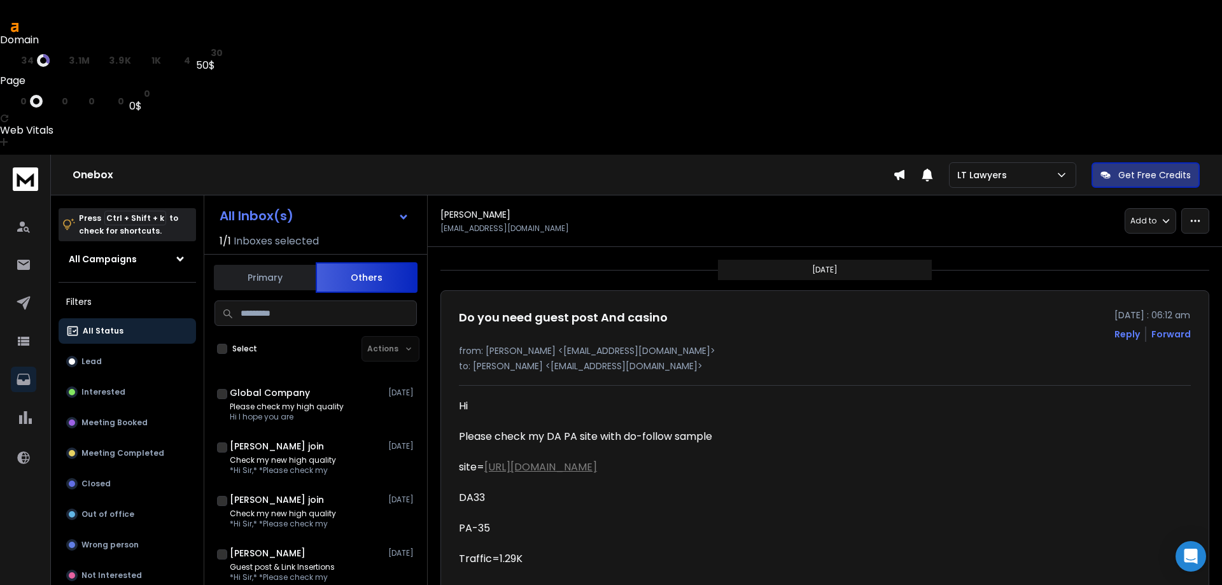
scroll to position [599, 0]
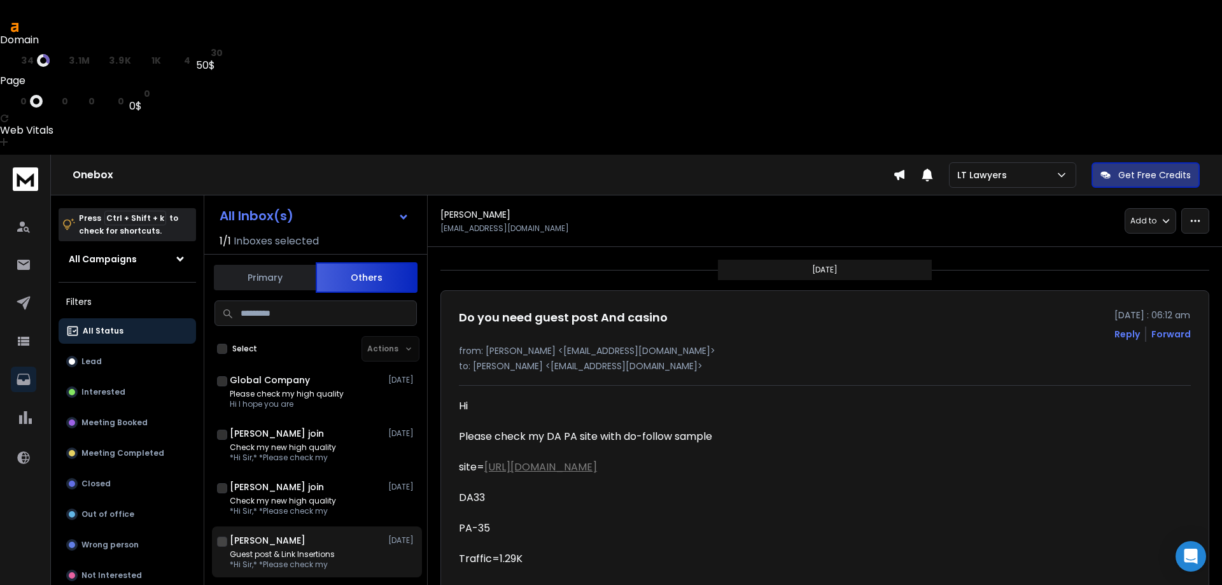
click at [323, 534] on div "Millie Falreya 31 Jul" at bounding box center [323, 540] width 187 height 13
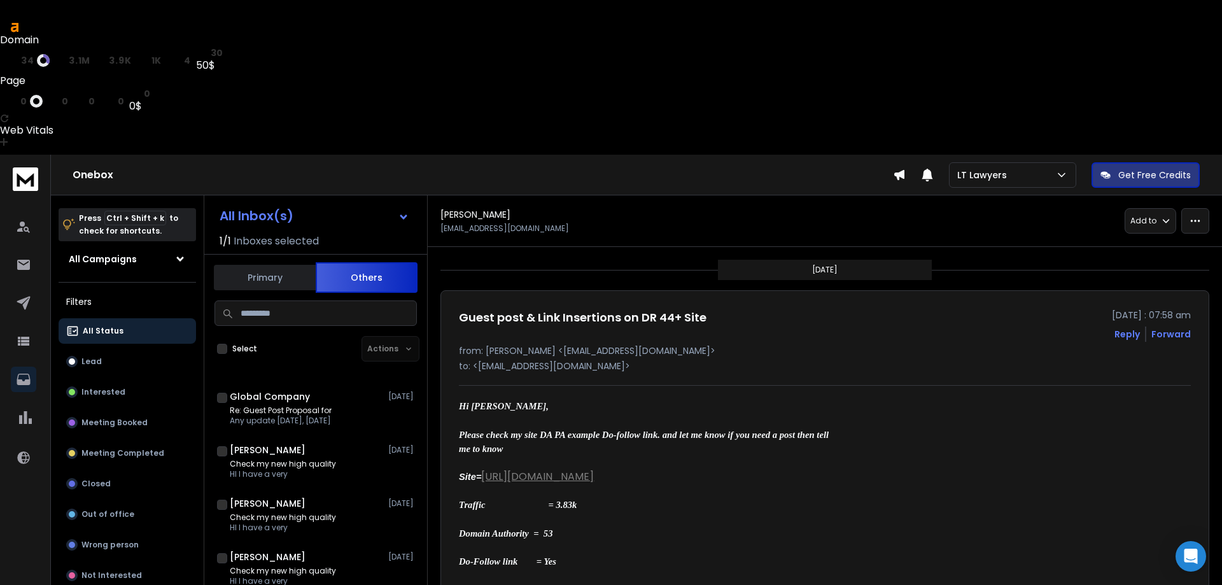
scroll to position [1014, 0]
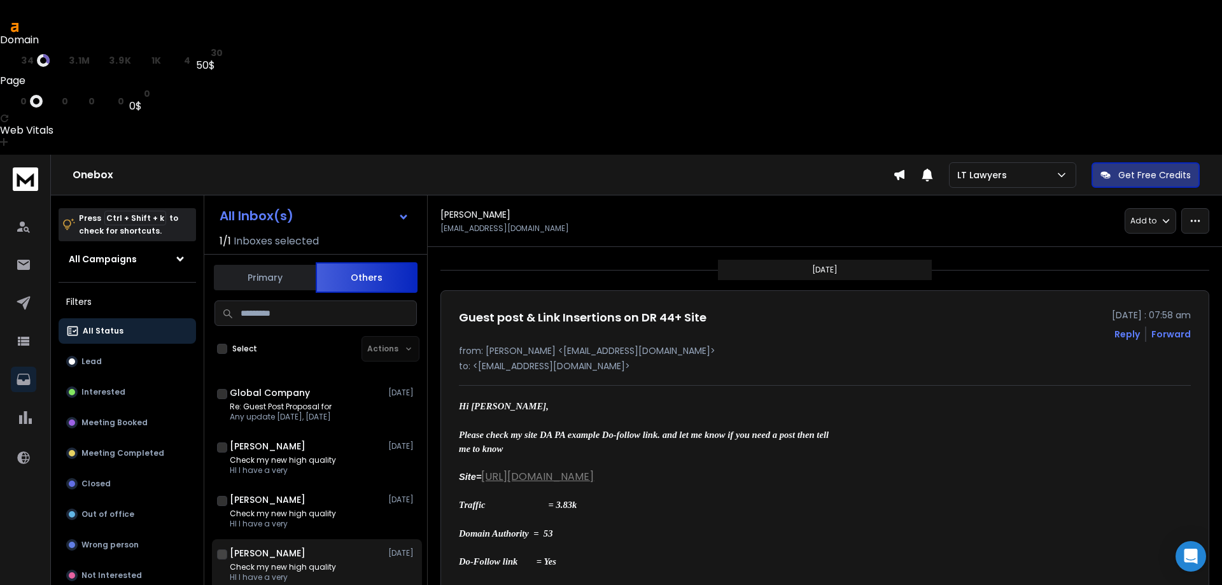
click at [308, 562] on p "Check my new high quality" at bounding box center [283, 567] width 106 height 10
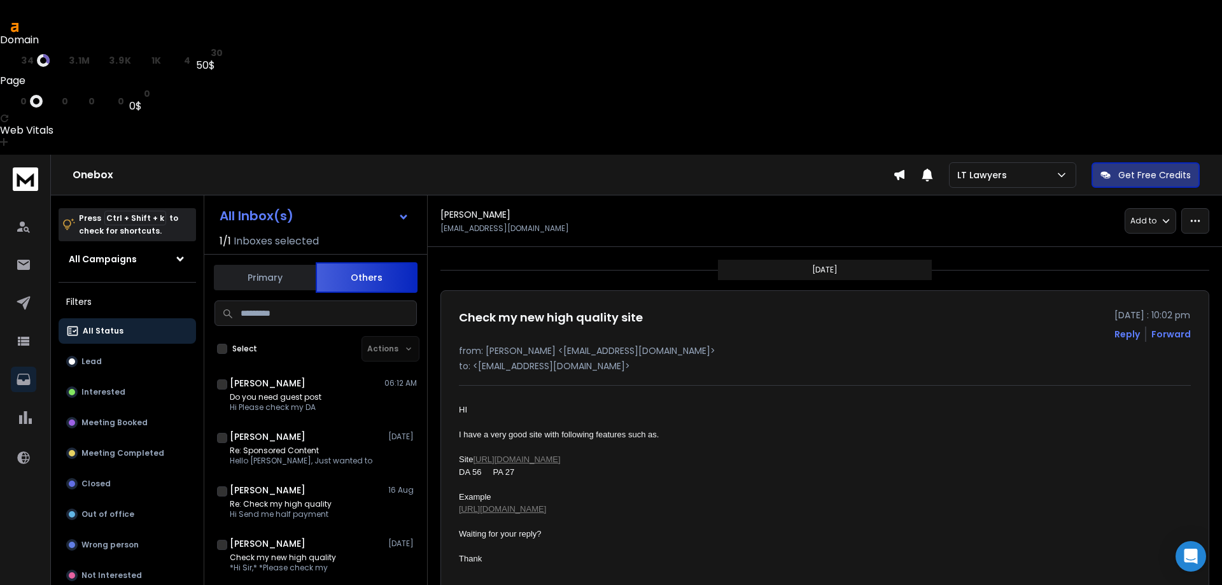
scroll to position [0, 0]
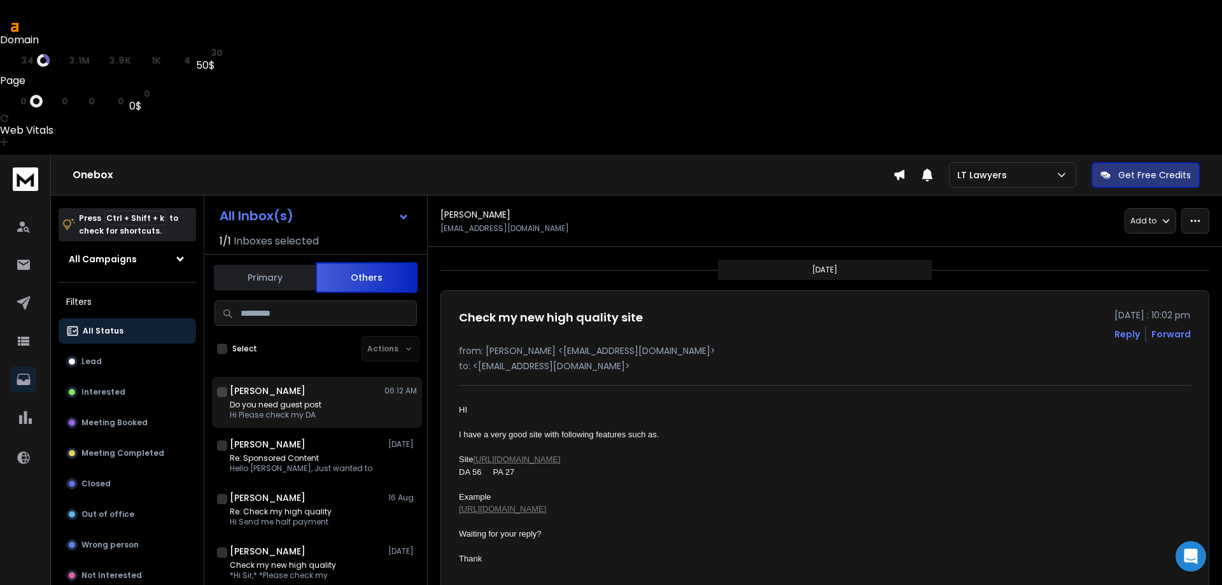
click at [342, 400] on div "Do you need guest post Hi Please check my DA" at bounding box center [323, 410] width 187 height 20
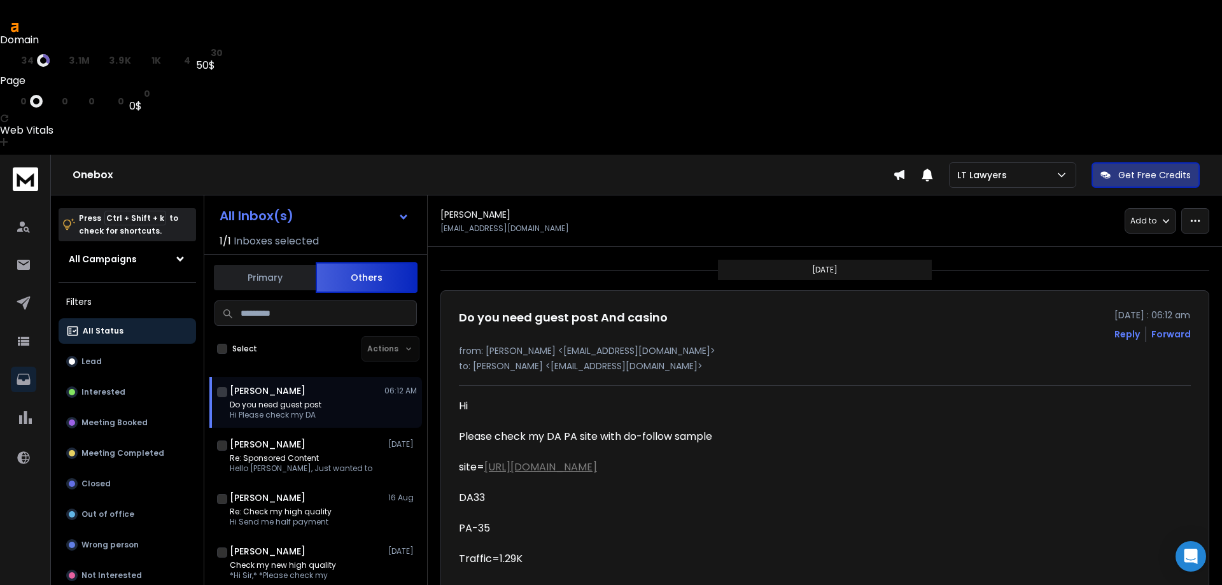
click at [783, 208] on div "Jon Boys JB jonboyslinksale@gmail.com" at bounding box center [630, 220] width 380 height 25
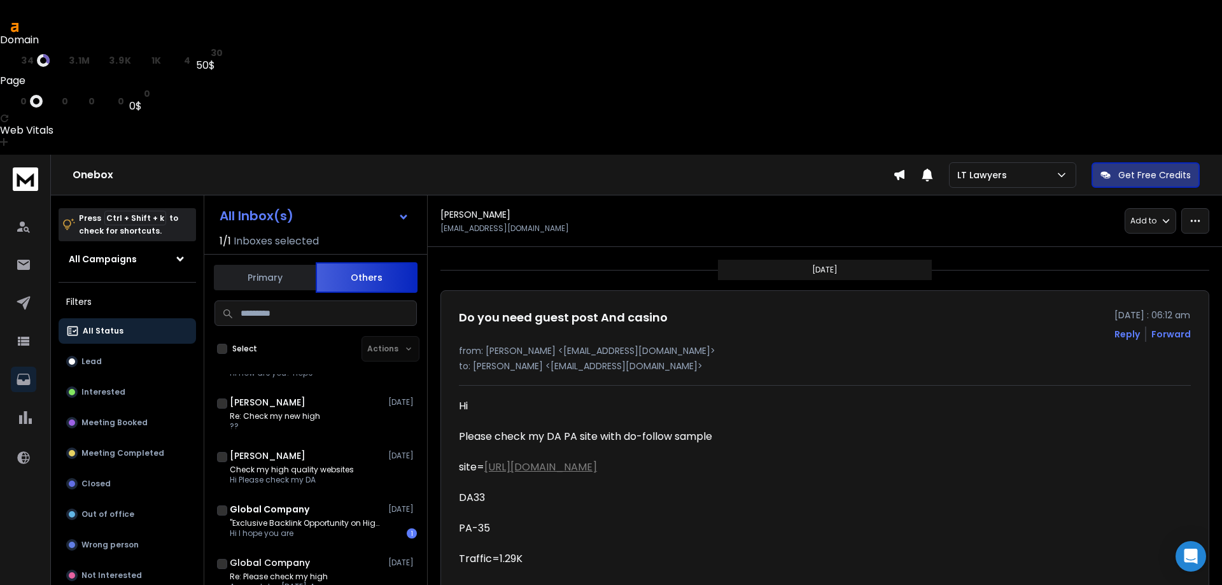
scroll to position [321, 0]
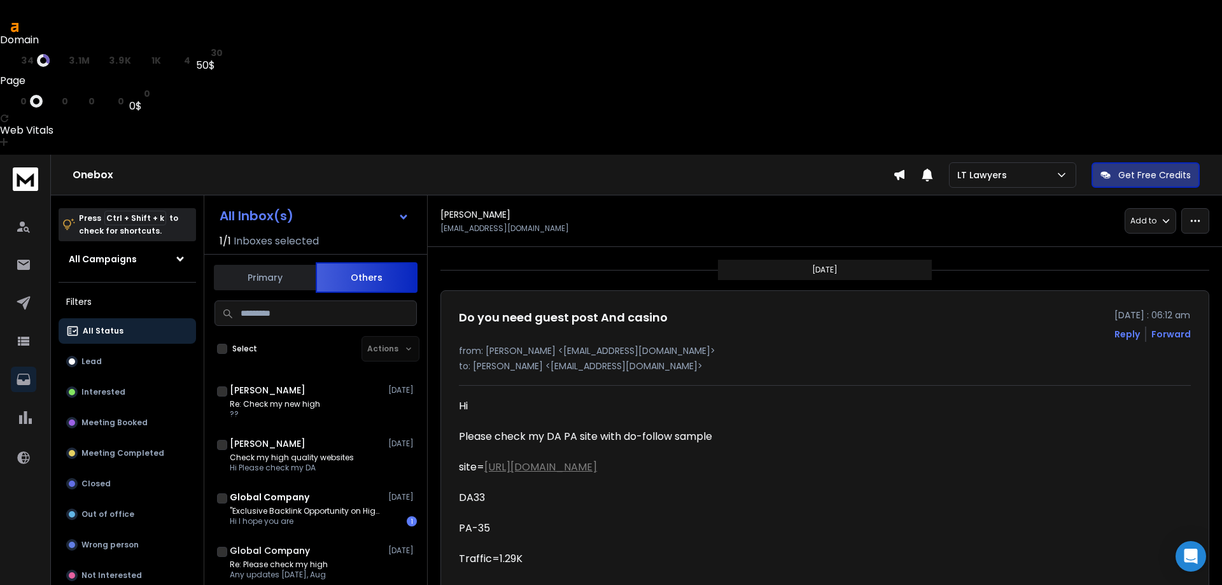
click at [31, 426] on div "H" at bounding box center [25, 447] width 51 height 585
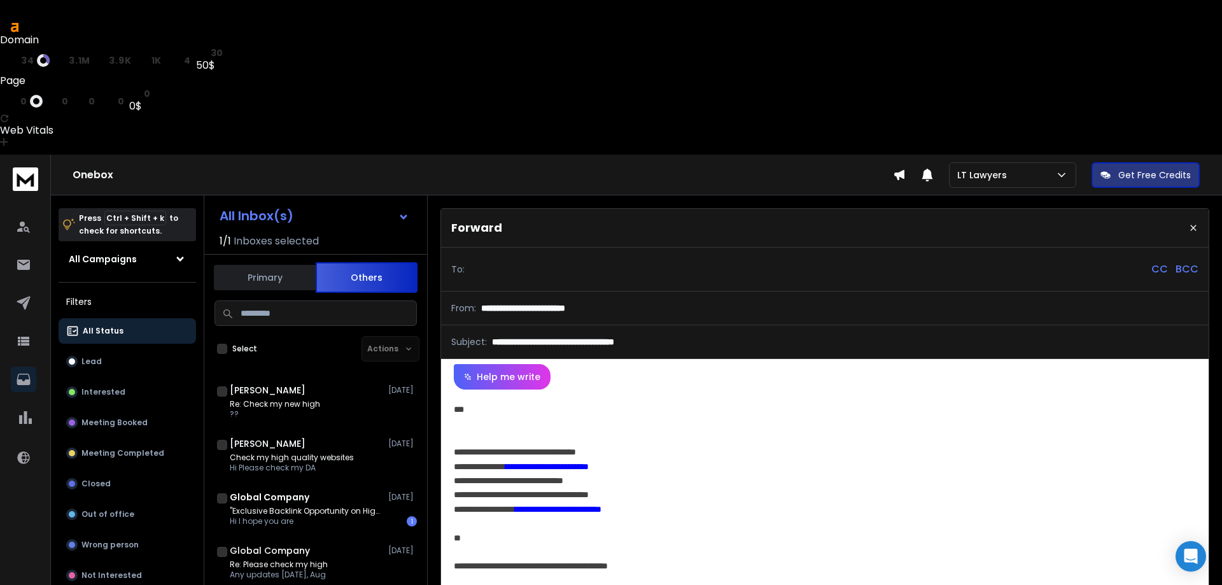
click at [1191, 225] on icon at bounding box center [1193, 228] width 6 height 6
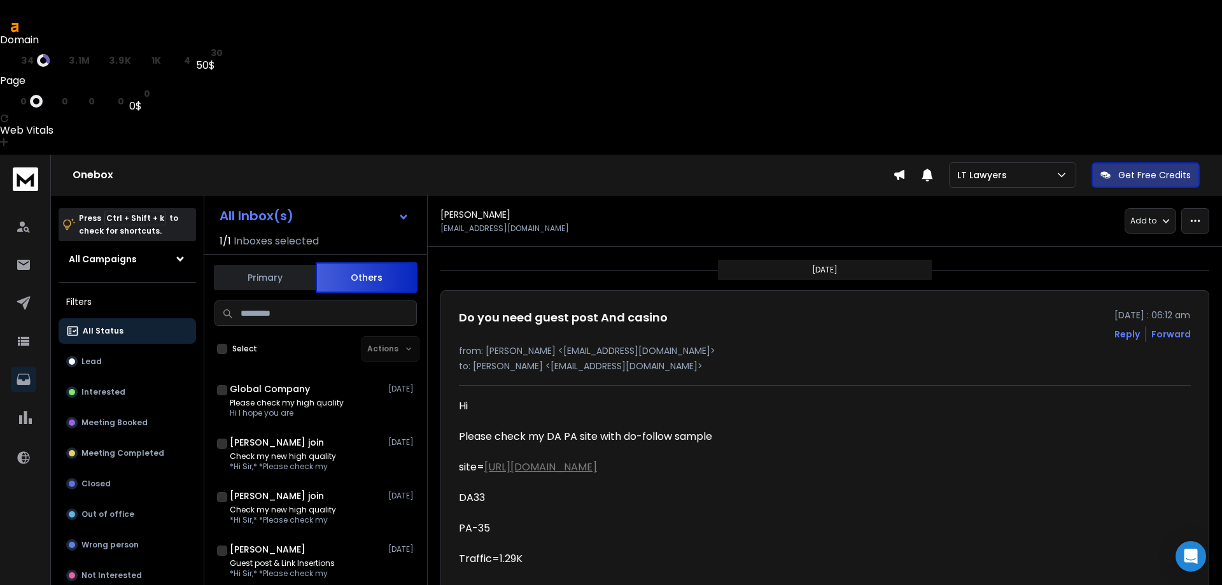
scroll to position [599, 0]
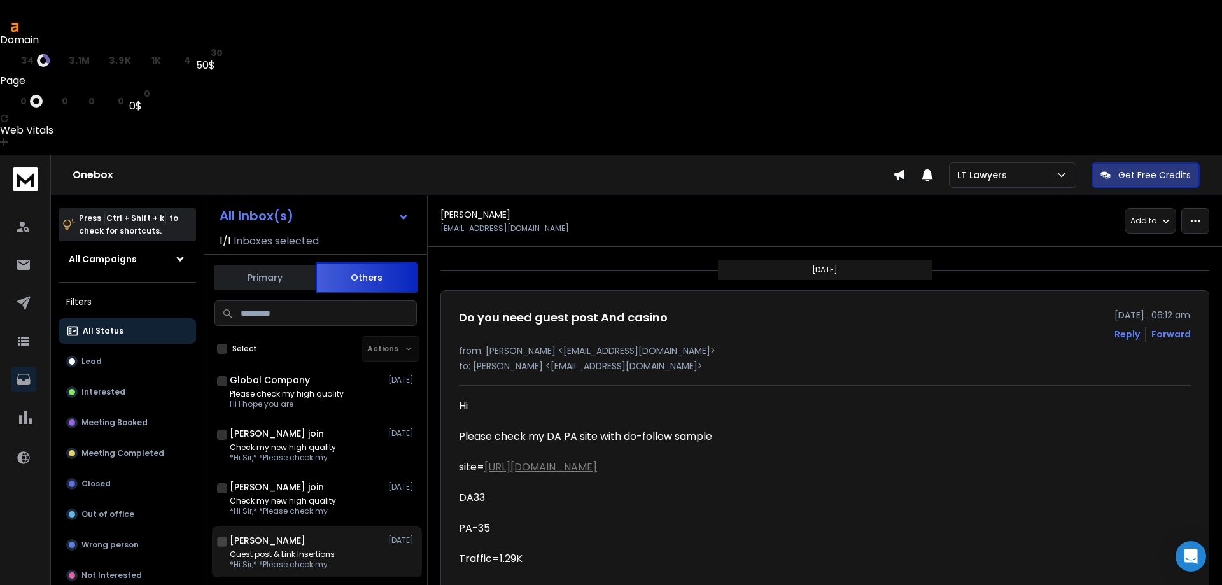
click at [323, 534] on div "Millie Falreya 31 Jul" at bounding box center [323, 540] width 187 height 13
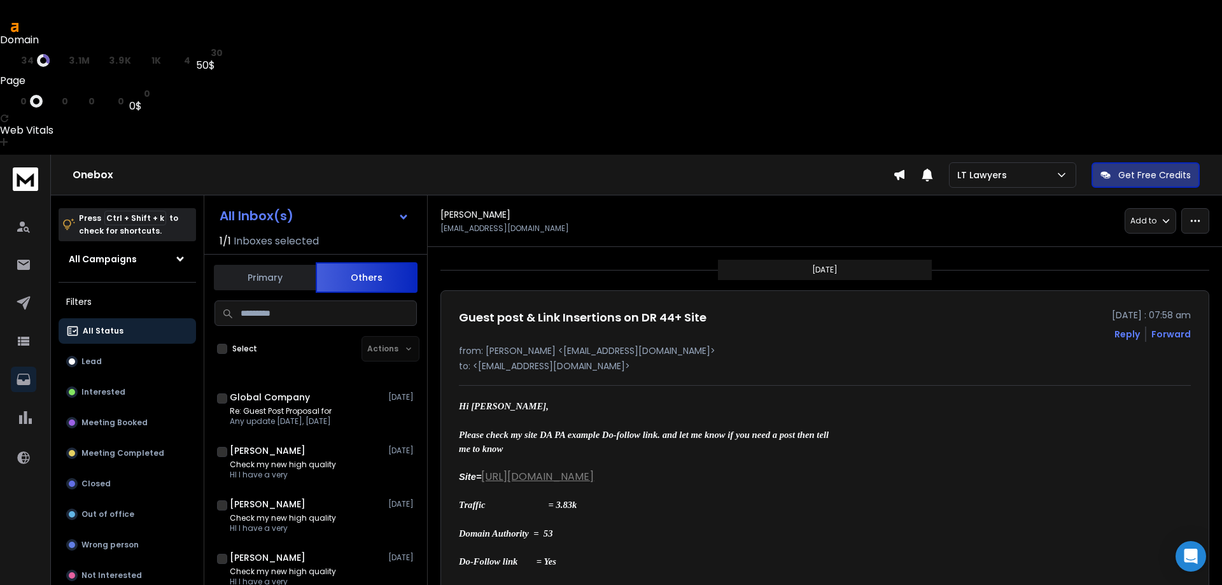
scroll to position [1014, 0]
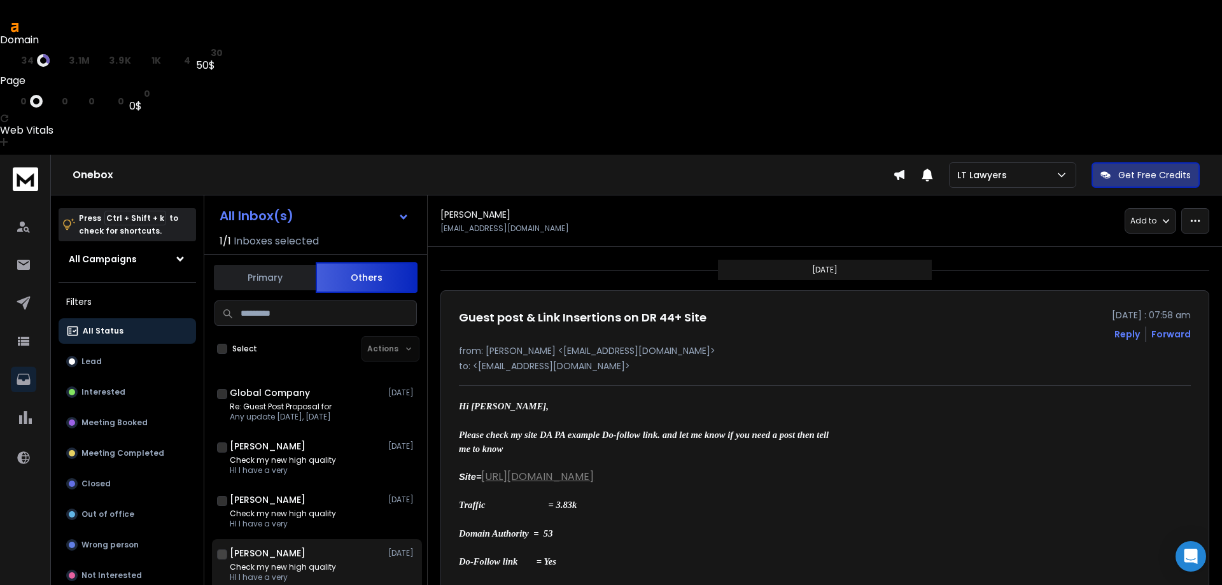
click at [308, 562] on p "Check my new high quality" at bounding box center [283, 567] width 106 height 10
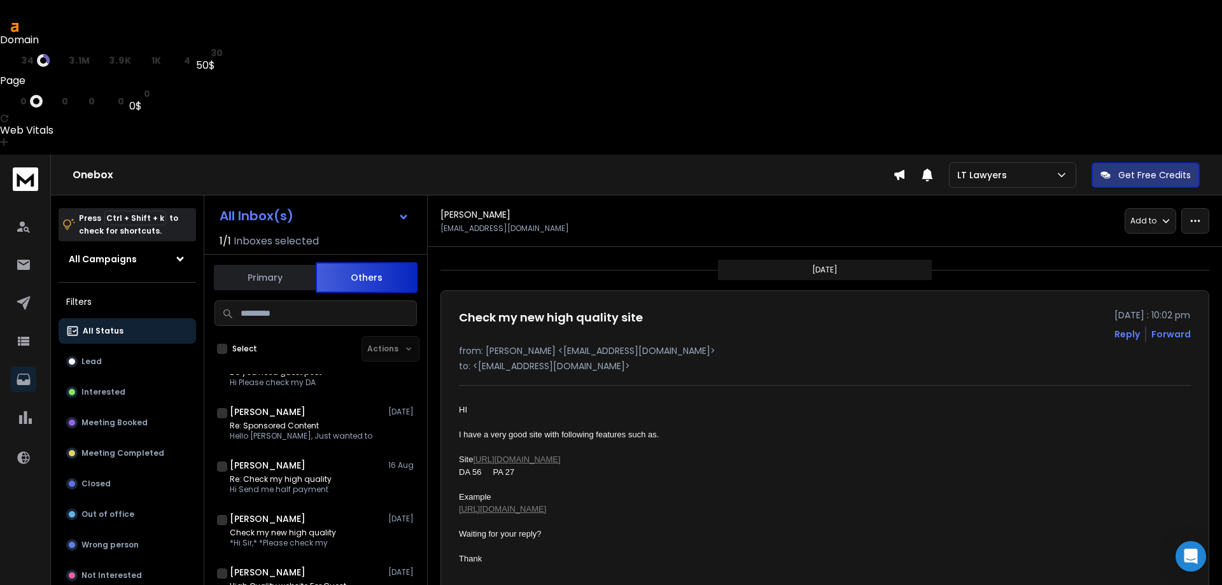
scroll to position [0, 0]
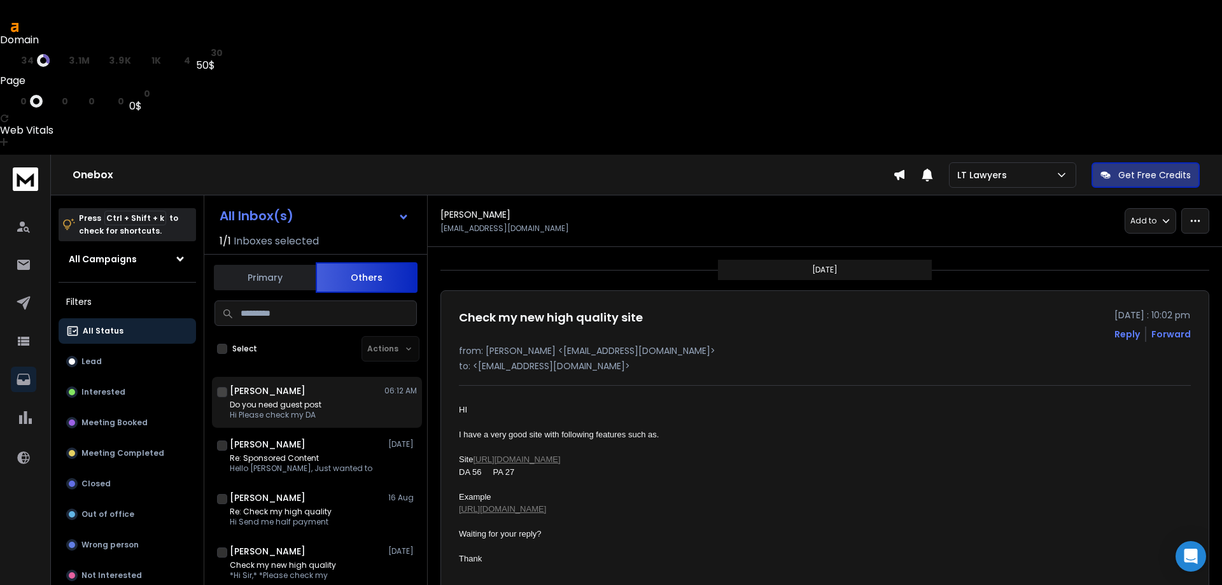
click at [342, 400] on div "Do you need guest post Hi Please check my DA" at bounding box center [323, 410] width 187 height 20
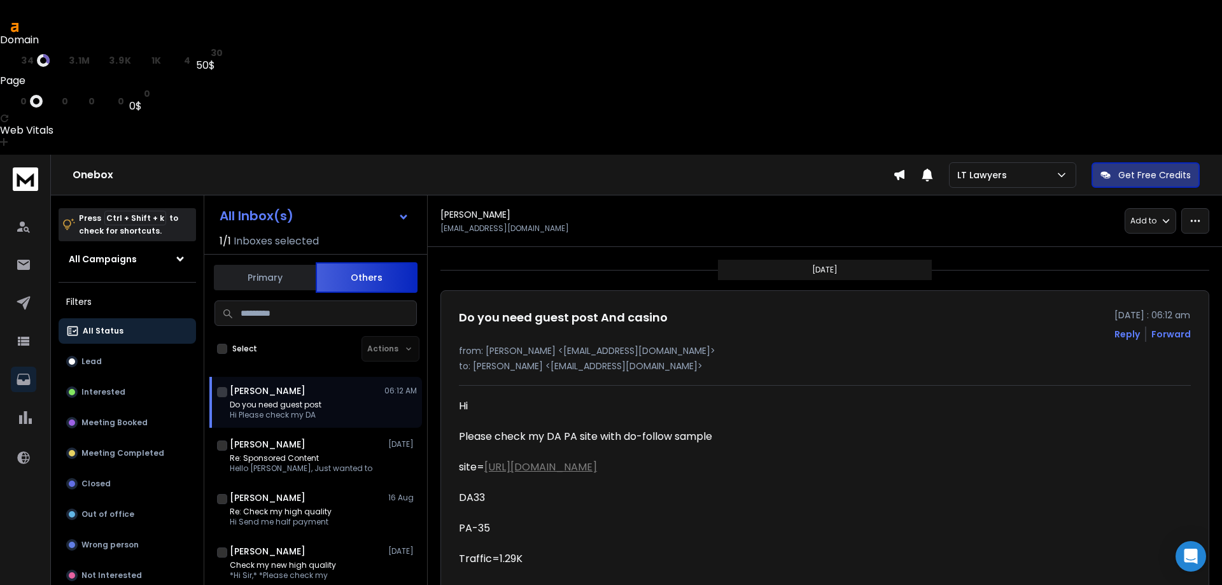
click at [783, 208] on div "Jon Boys JB jonboyslinksale@gmail.com" at bounding box center [630, 220] width 380 height 25
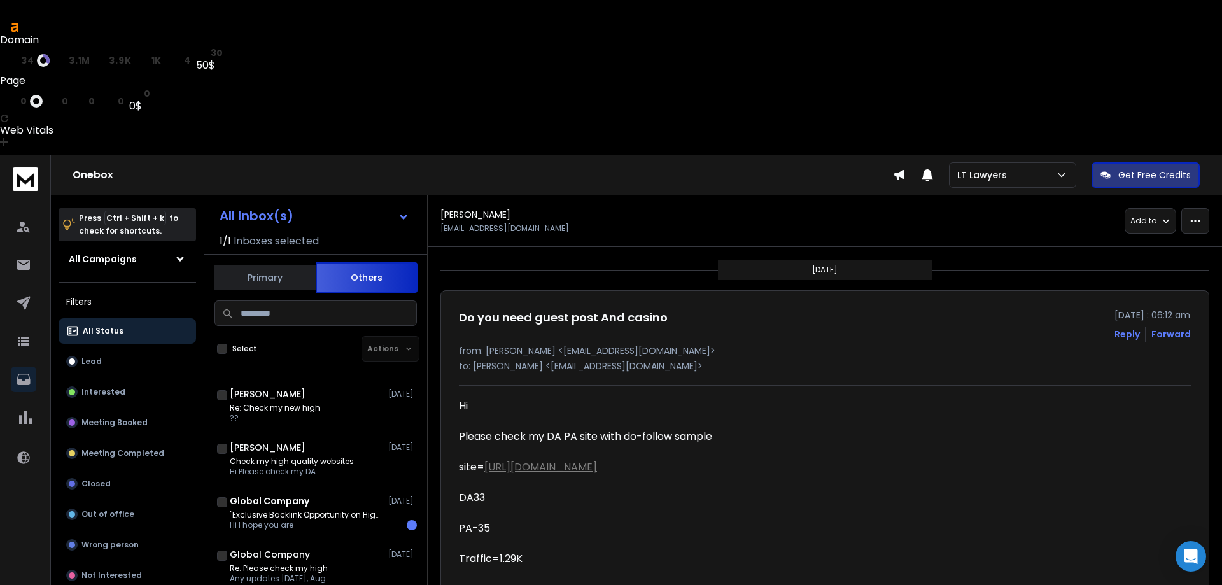
scroll to position [321, 0]
click at [31, 426] on div "H" at bounding box center [25, 447] width 51 height 585
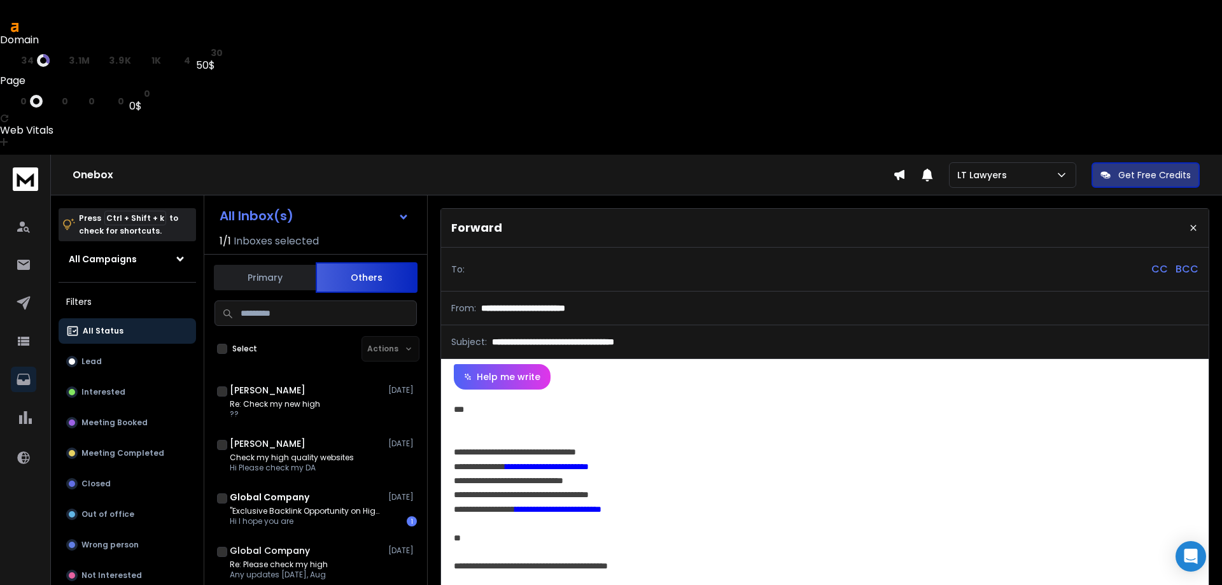
click at [1191, 225] on icon at bounding box center [1193, 228] width 6 height 6
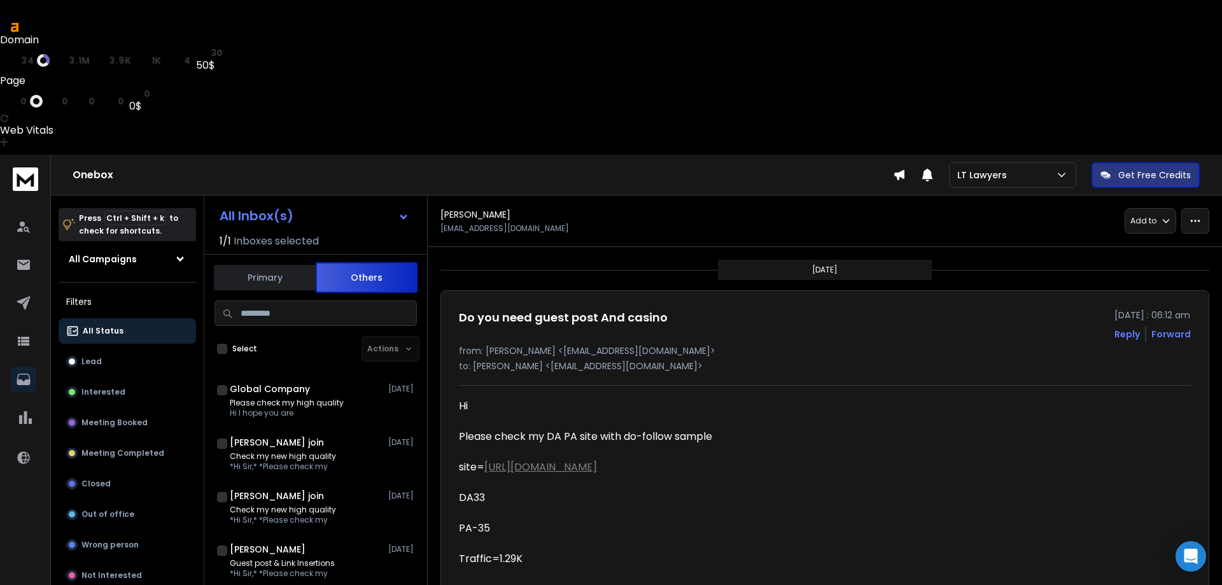
scroll to position [599, 0]
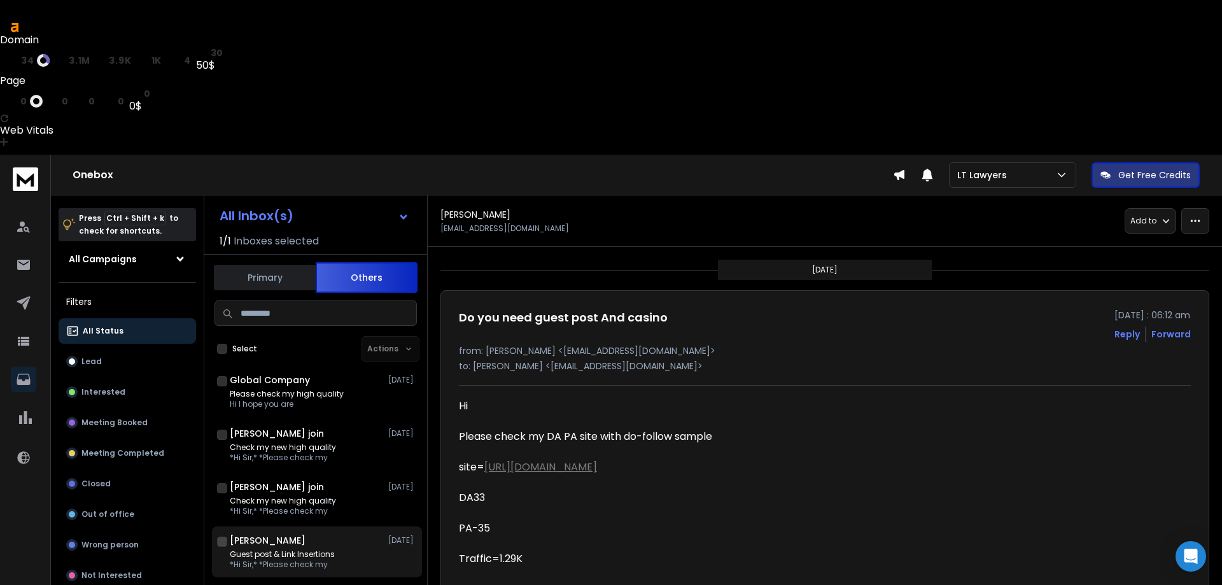
click at [323, 534] on div "Millie Falreya 31 Jul" at bounding box center [323, 540] width 187 height 13
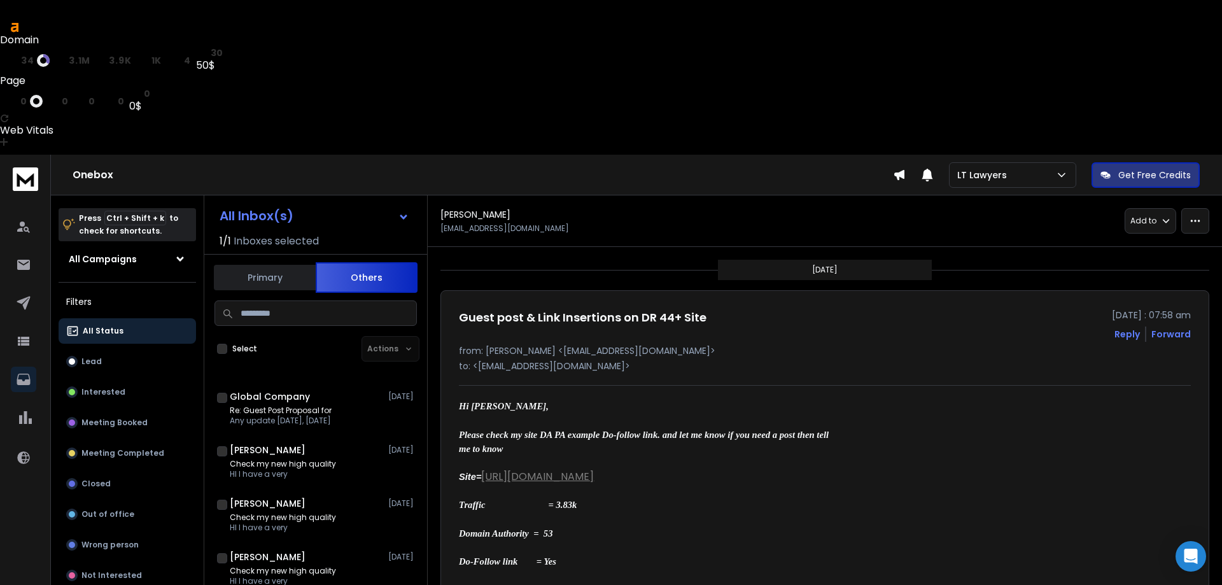
scroll to position [1013, 0]
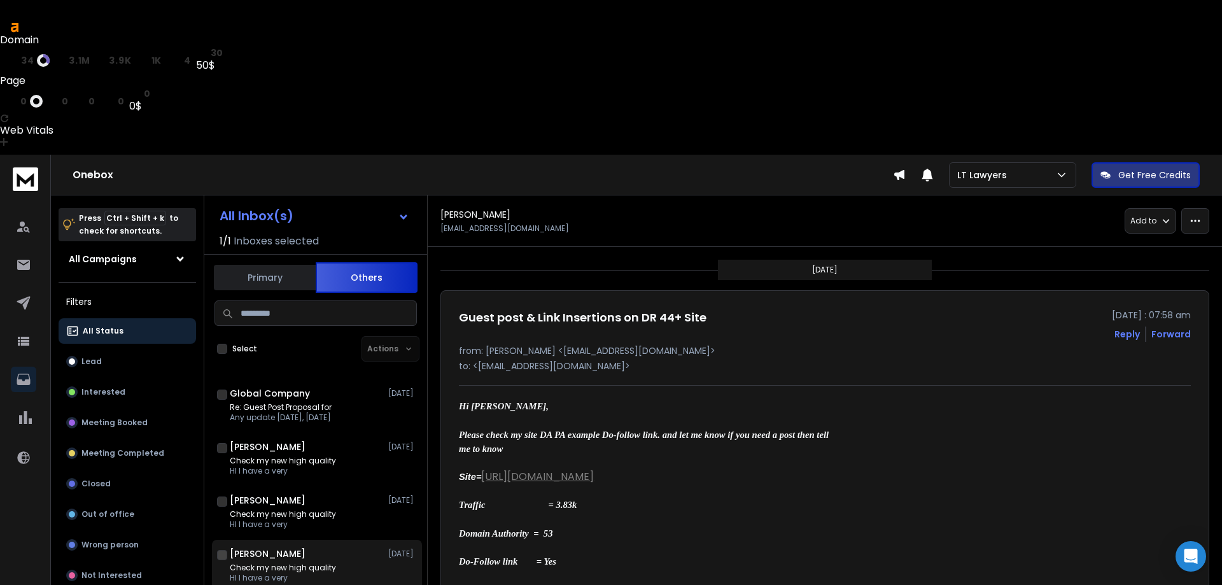
click at [308, 562] on p "Check my new high quality" at bounding box center [283, 567] width 106 height 10
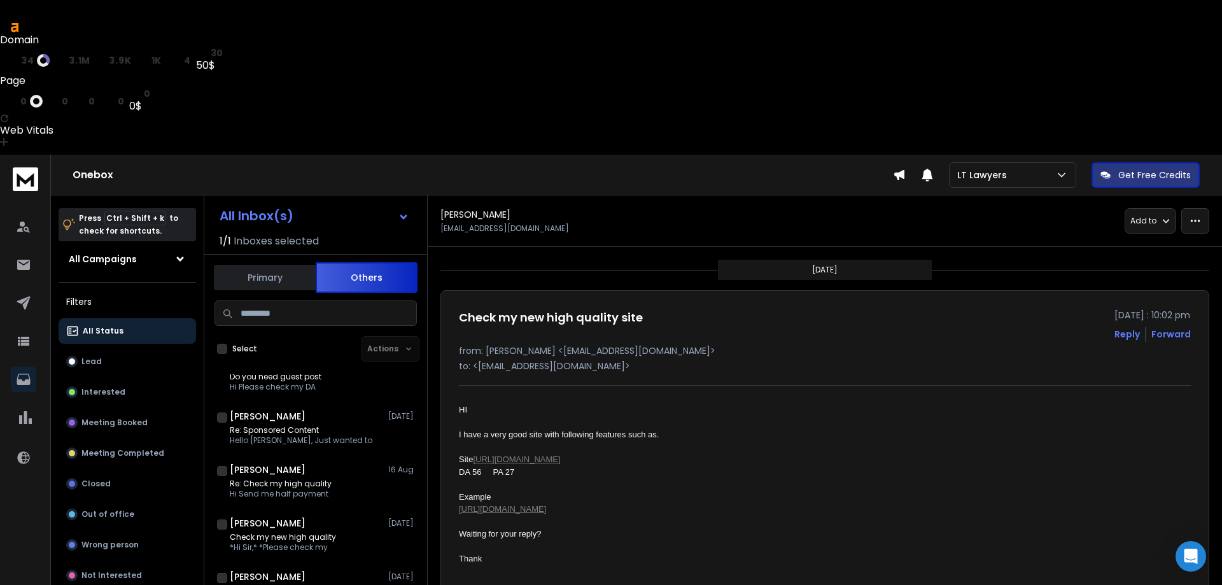
scroll to position [0, 0]
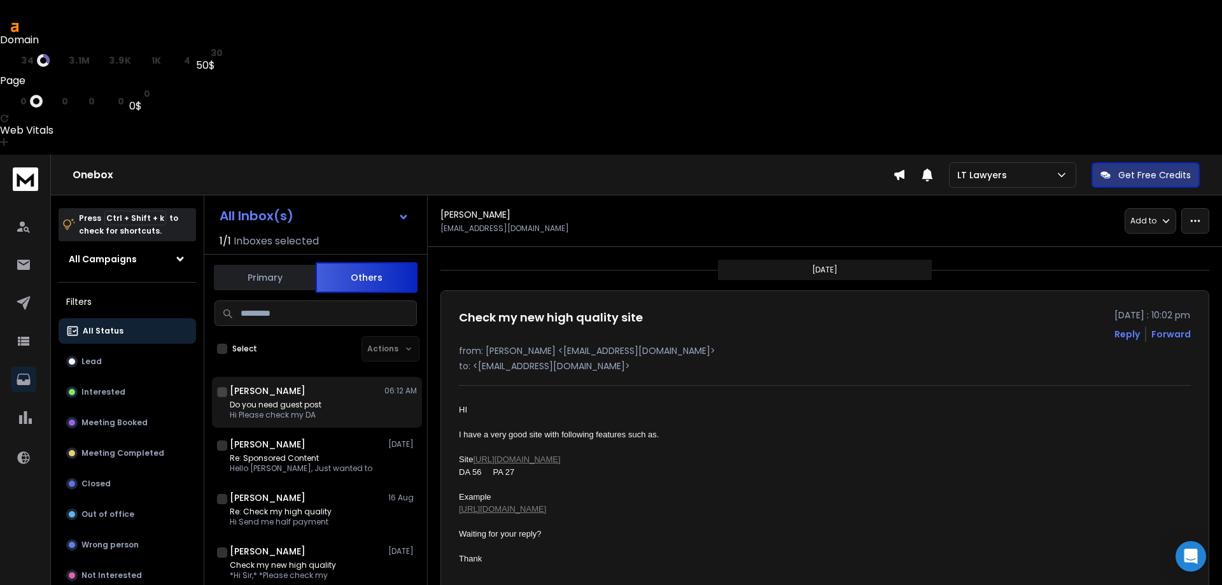
click at [342, 400] on div "Do you need guest post Hi Please check my DA" at bounding box center [323, 410] width 187 height 20
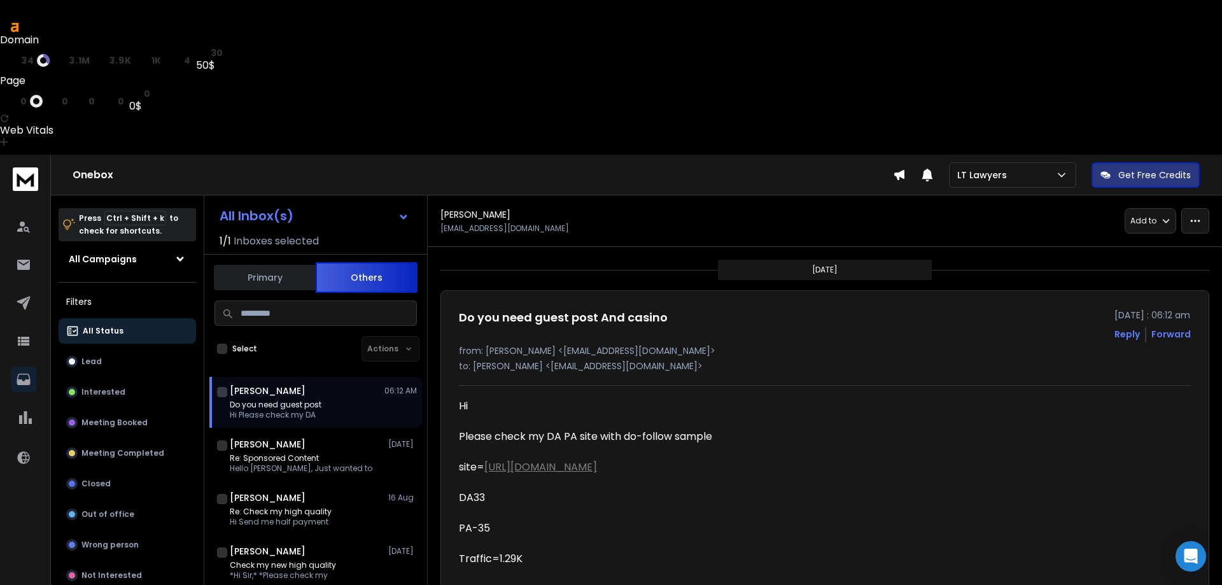
click at [783, 208] on div "Jon Boys JB jonboyslinksale@gmail.com" at bounding box center [630, 220] width 380 height 25
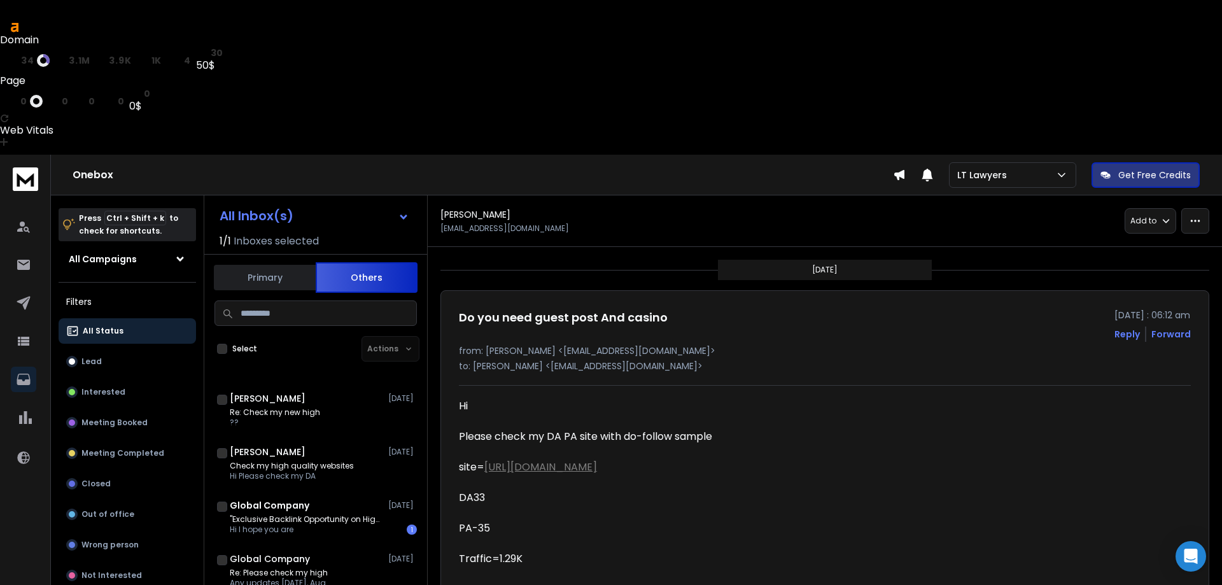
scroll to position [321, 0]
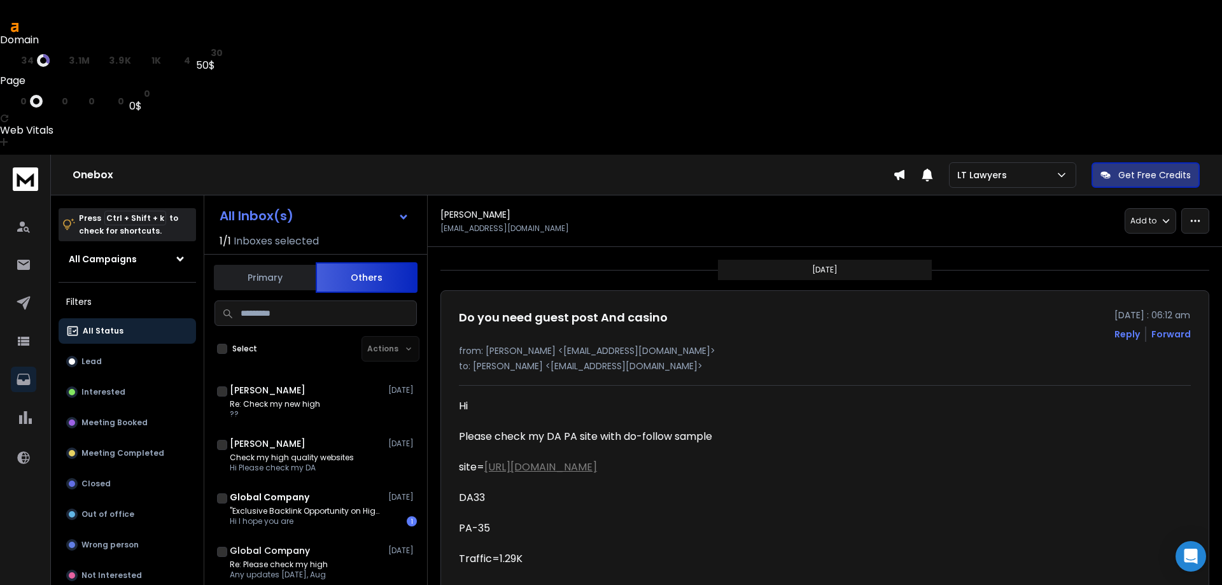
click at [31, 426] on div "H" at bounding box center [25, 447] width 51 height 585
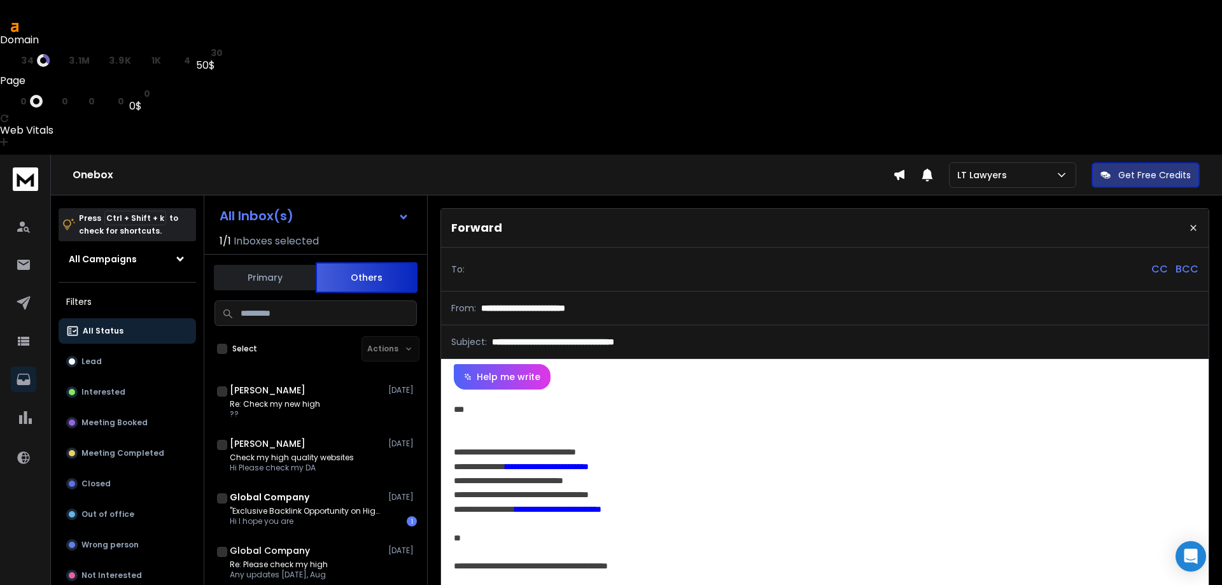
click at [1191, 225] on icon at bounding box center [1193, 228] width 6 height 6
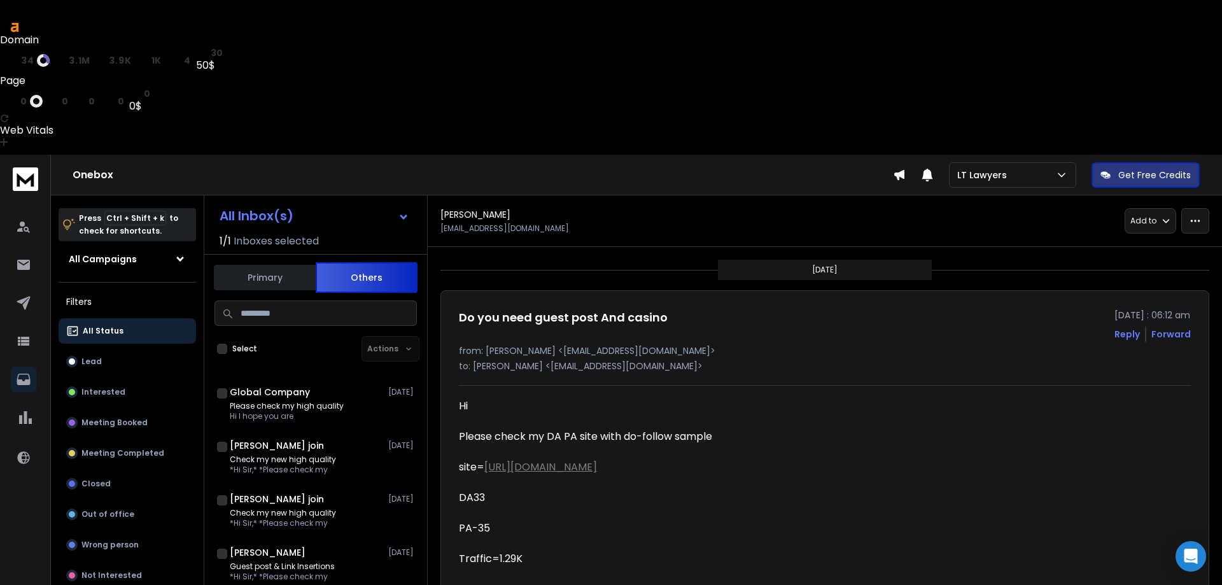
scroll to position [599, 0]
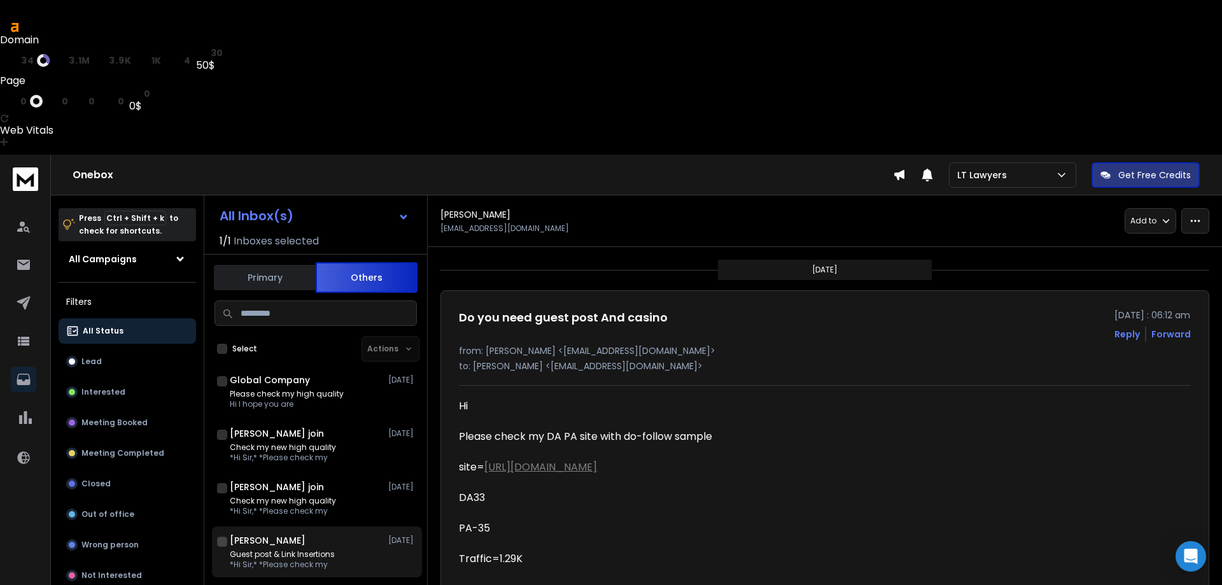
click at [323, 534] on div "Millie Falreya 31 Jul" at bounding box center [323, 540] width 187 height 13
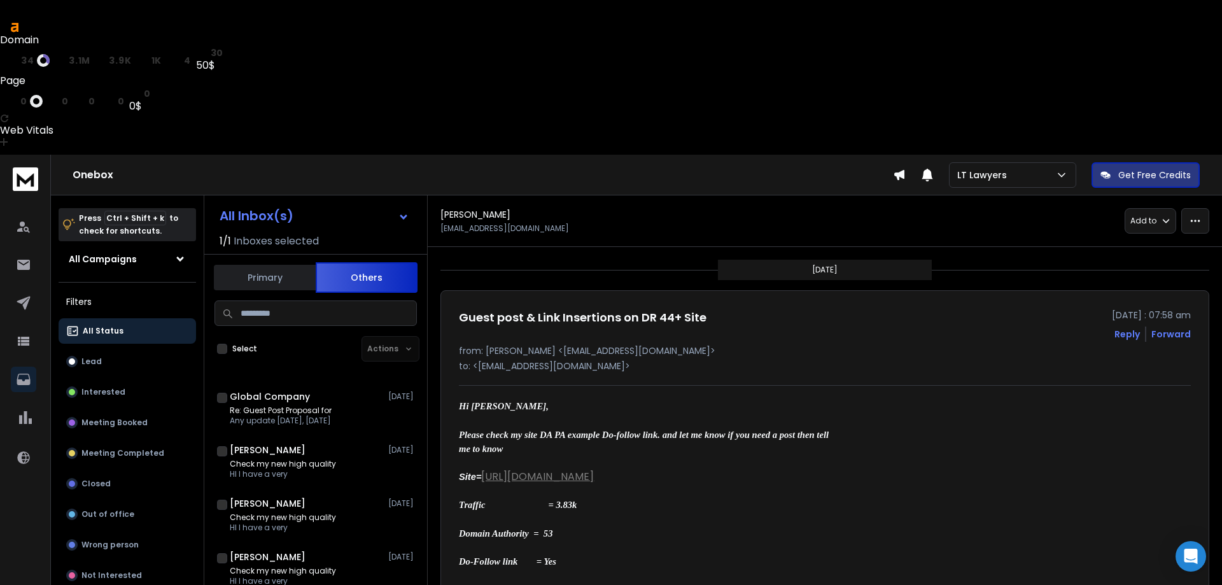
scroll to position [1014, 0]
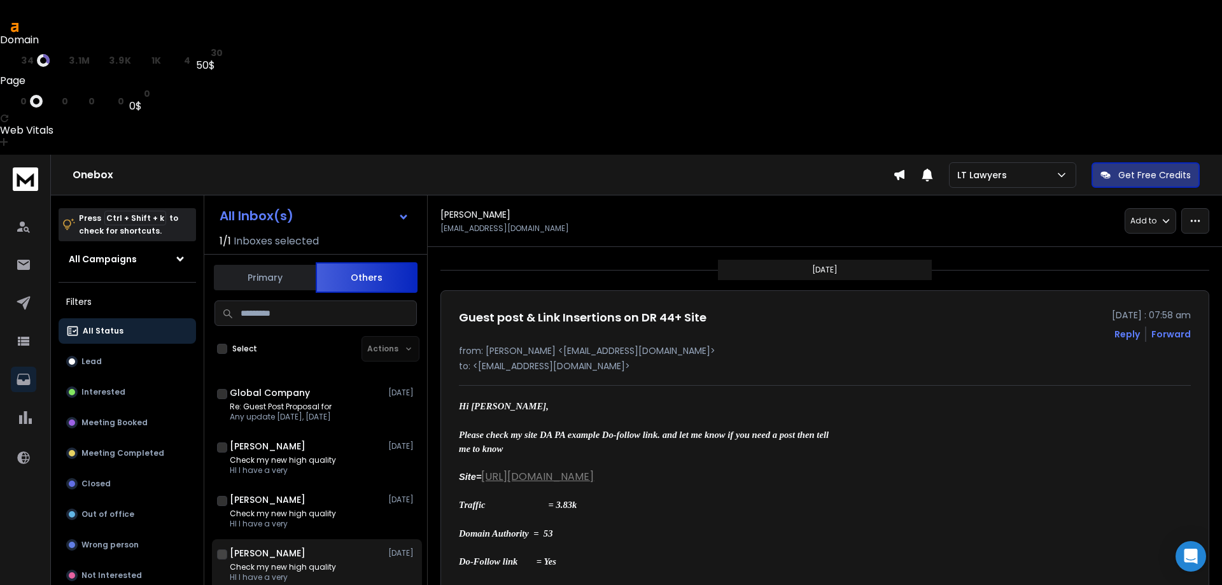
click at [308, 562] on p "Check my new high quality" at bounding box center [283, 567] width 106 height 10
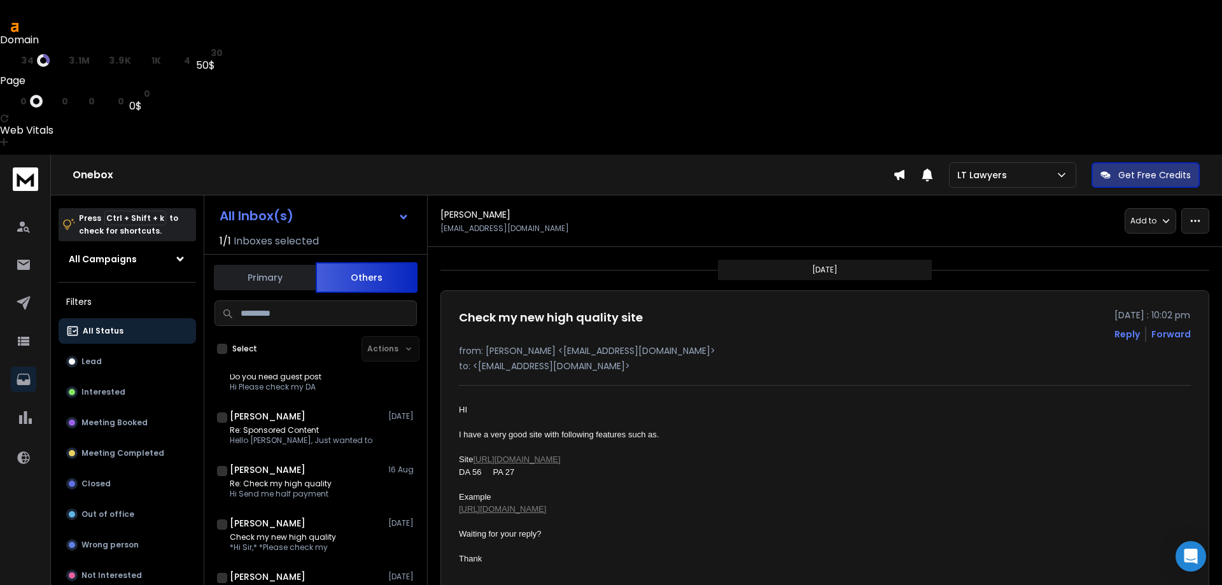
scroll to position [0, 0]
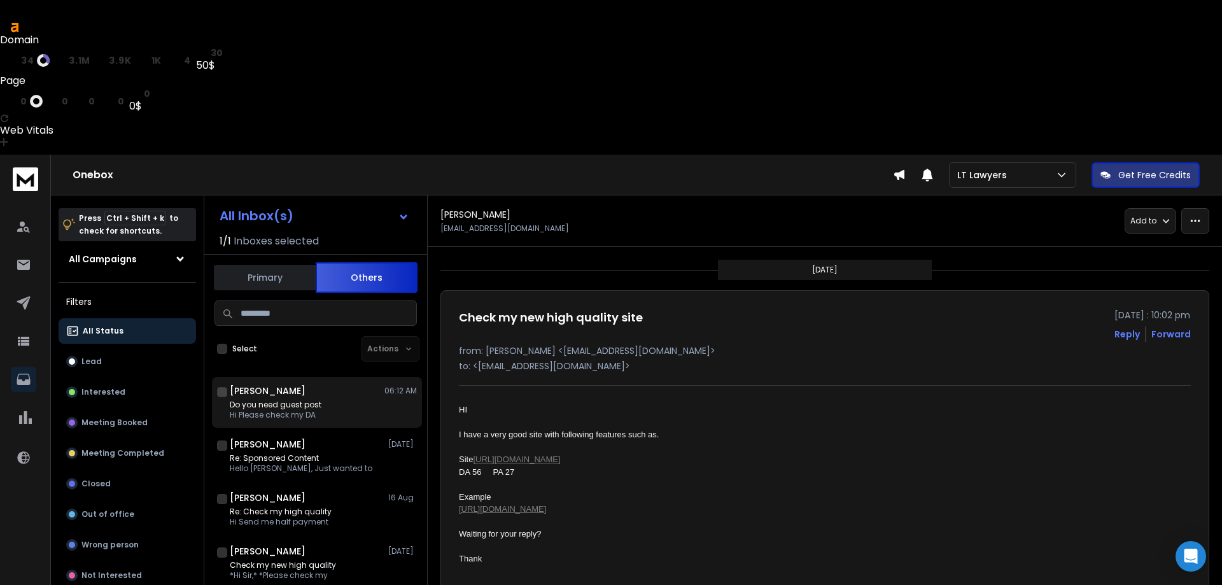
click at [342, 400] on div "Do you need guest post Hi Please check my DA" at bounding box center [323, 410] width 187 height 20
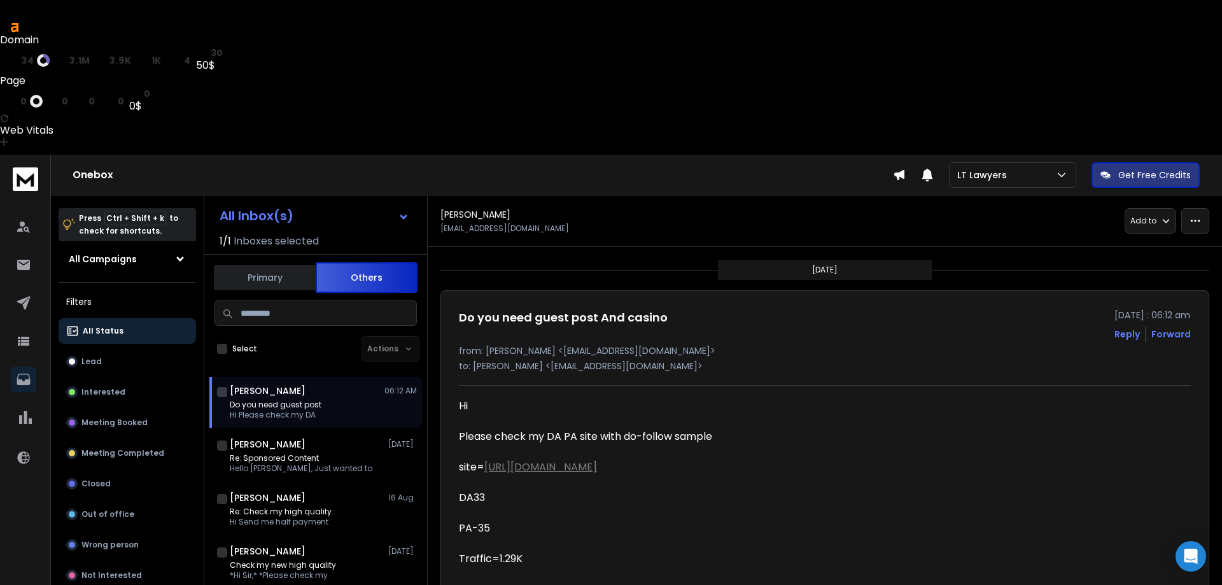
click at [783, 208] on div "Jon Boys JB jonboyslinksale@gmail.com" at bounding box center [630, 220] width 380 height 25
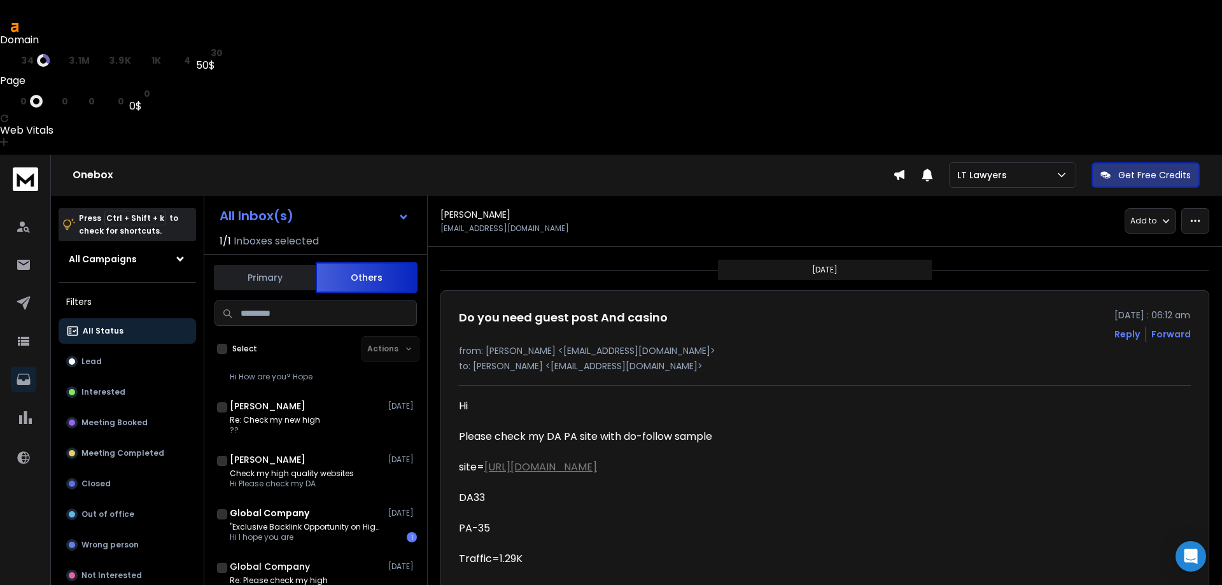
scroll to position [321, 0]
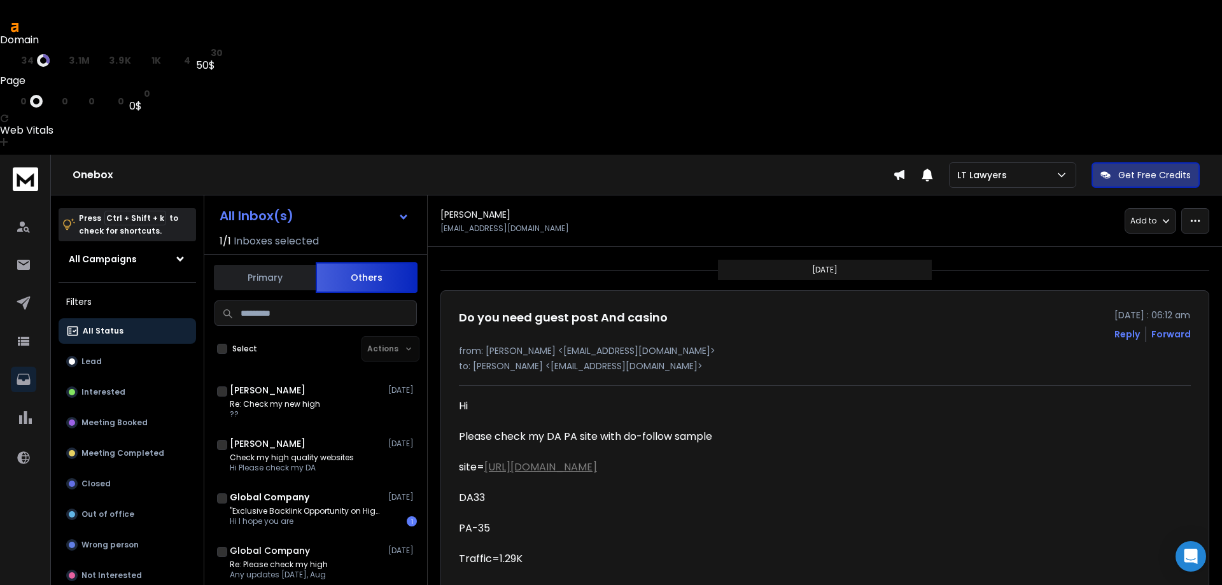
click at [31, 426] on div "H" at bounding box center [25, 447] width 51 height 585
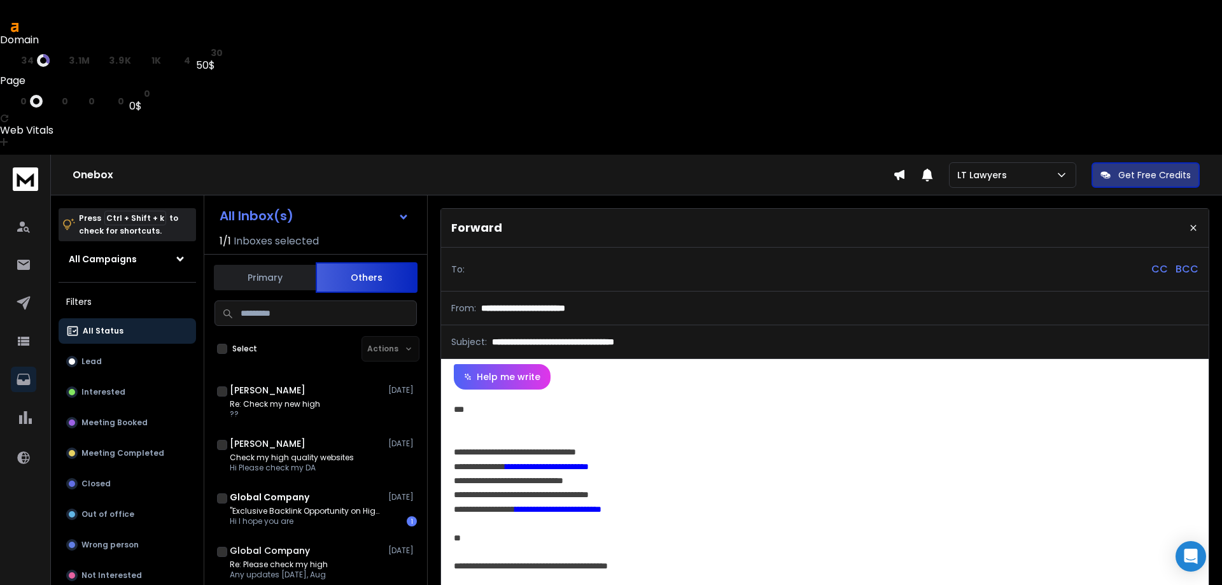
click at [1191, 225] on icon at bounding box center [1193, 228] width 6 height 6
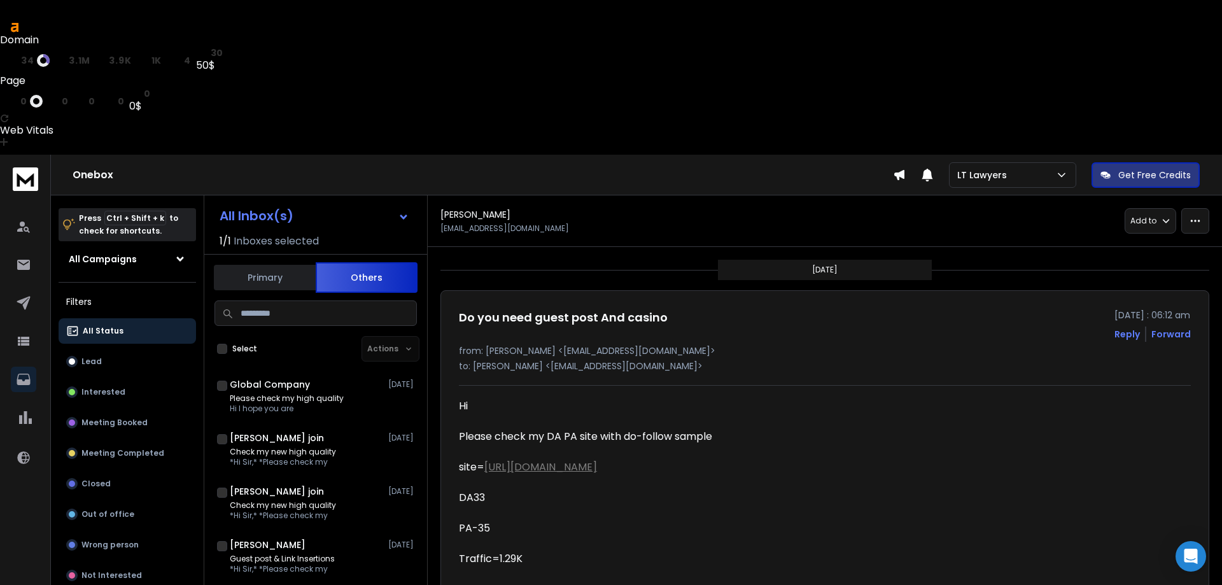
scroll to position [598, 0]
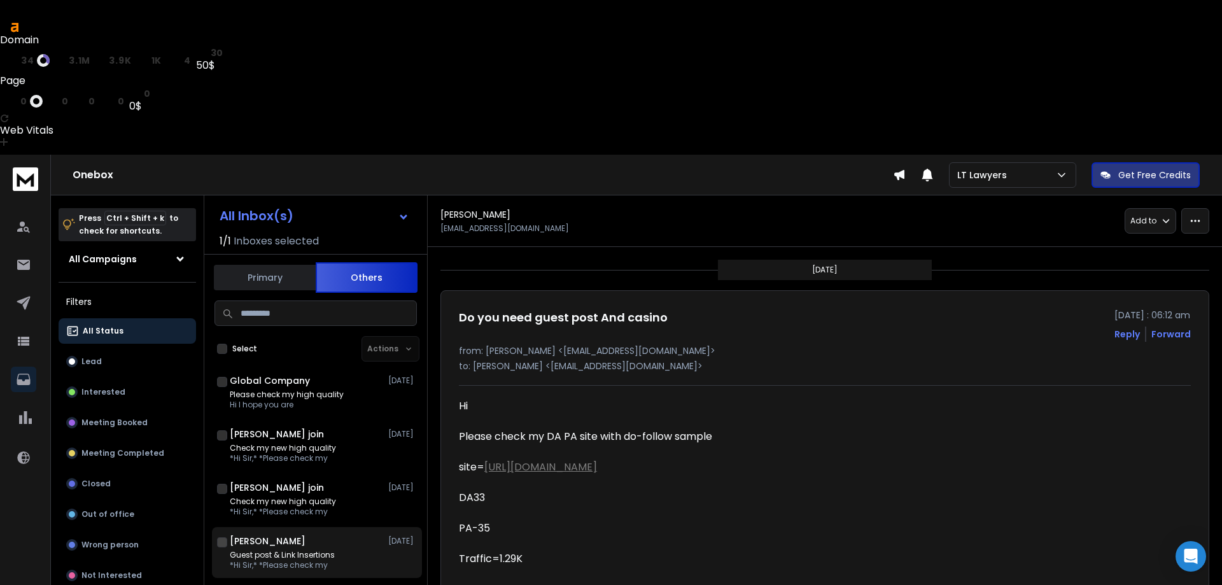
click at [323, 534] on div "Millie Falreya 31 Jul" at bounding box center [323, 540] width 187 height 13
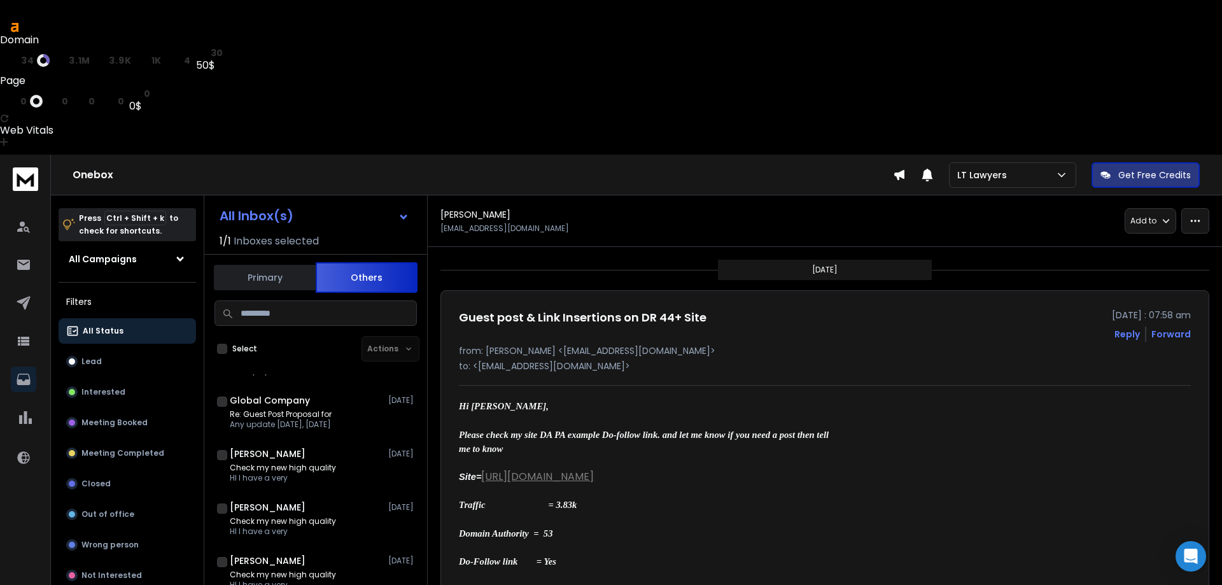
scroll to position [1009, 0]
click at [308, 551] on div "Humaira Rajpoot 24 Jul Check my new high quality HI I have a very" at bounding box center [323, 569] width 187 height 36
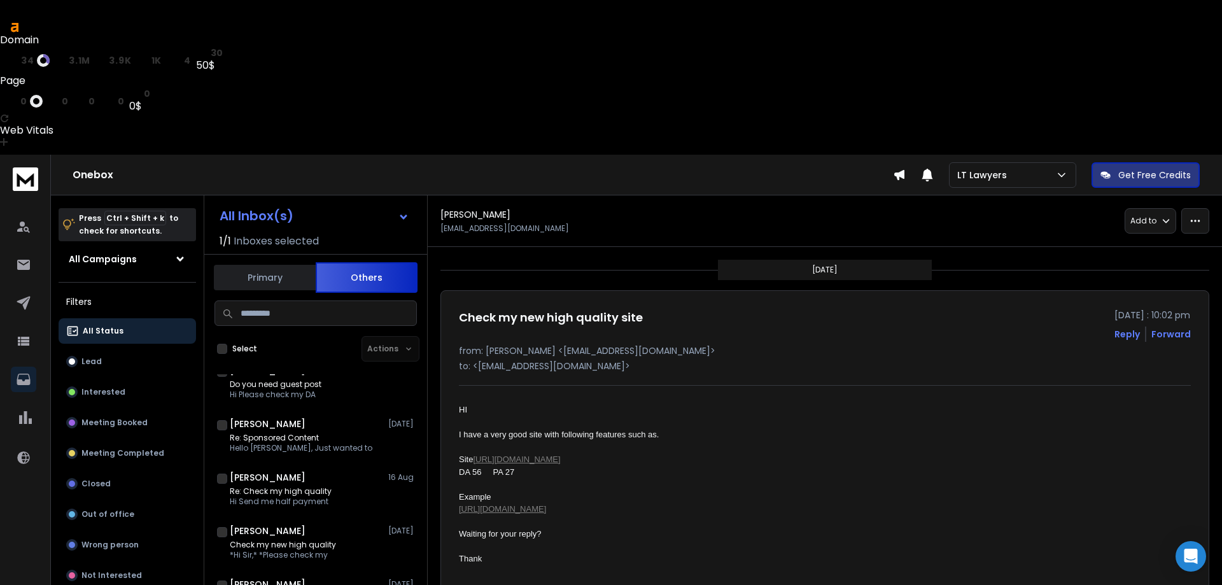
scroll to position [0, 0]
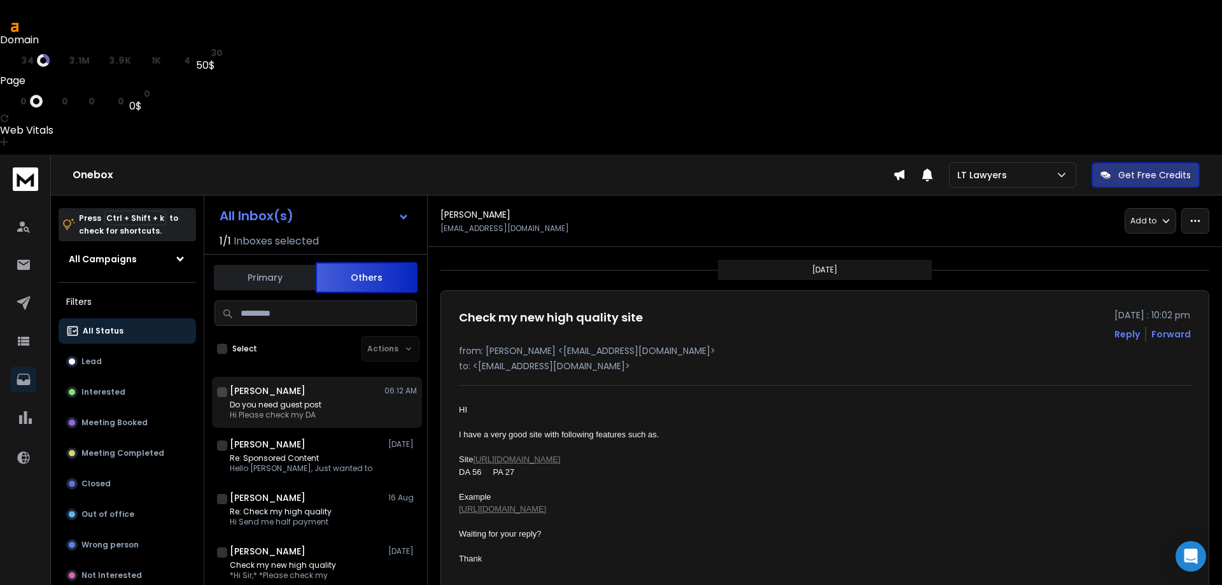
click at [342, 400] on div "Do you need guest post Hi Please check my DA" at bounding box center [323, 410] width 187 height 20
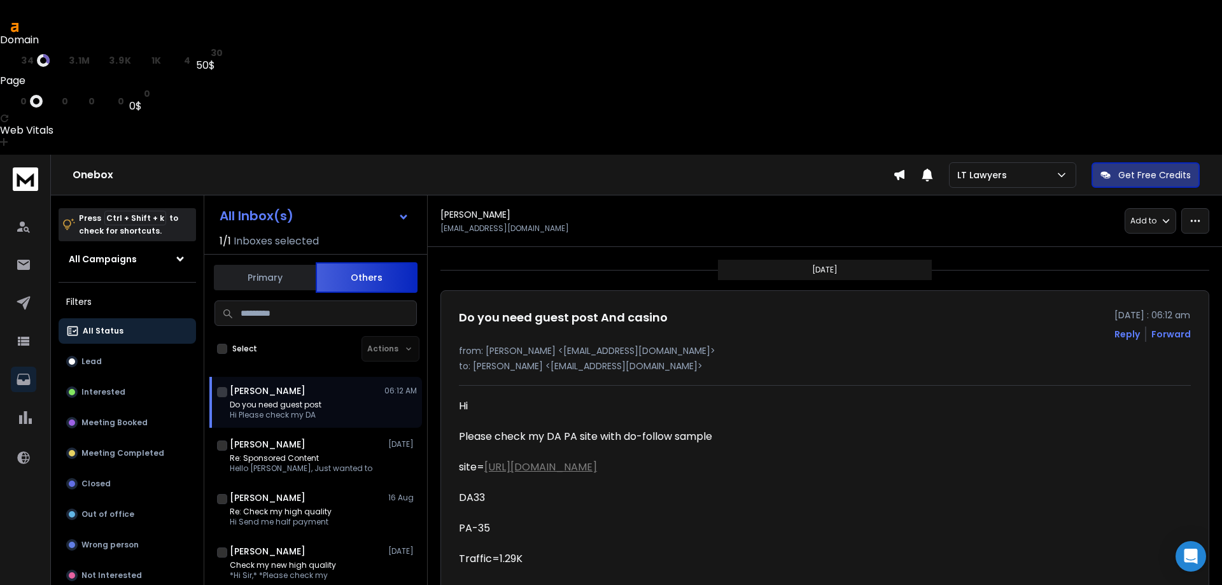
click at [783, 208] on div "Jon Boys JB jonboyslinksale@gmail.com" at bounding box center [630, 220] width 380 height 25
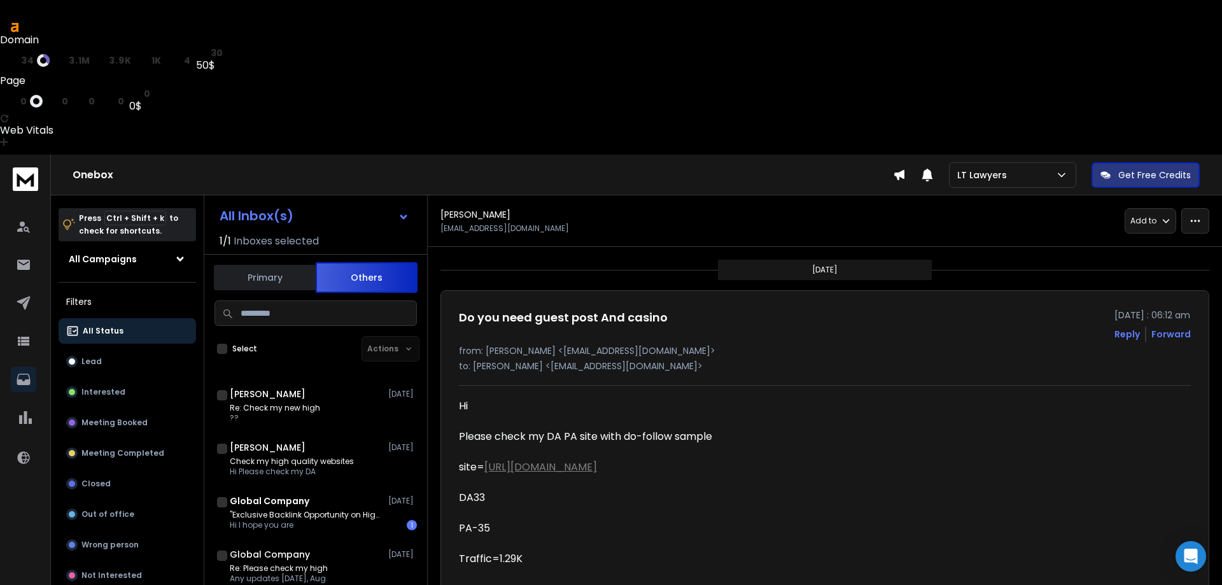
scroll to position [321, 0]
click at [31, 426] on div "H" at bounding box center [25, 447] width 51 height 585
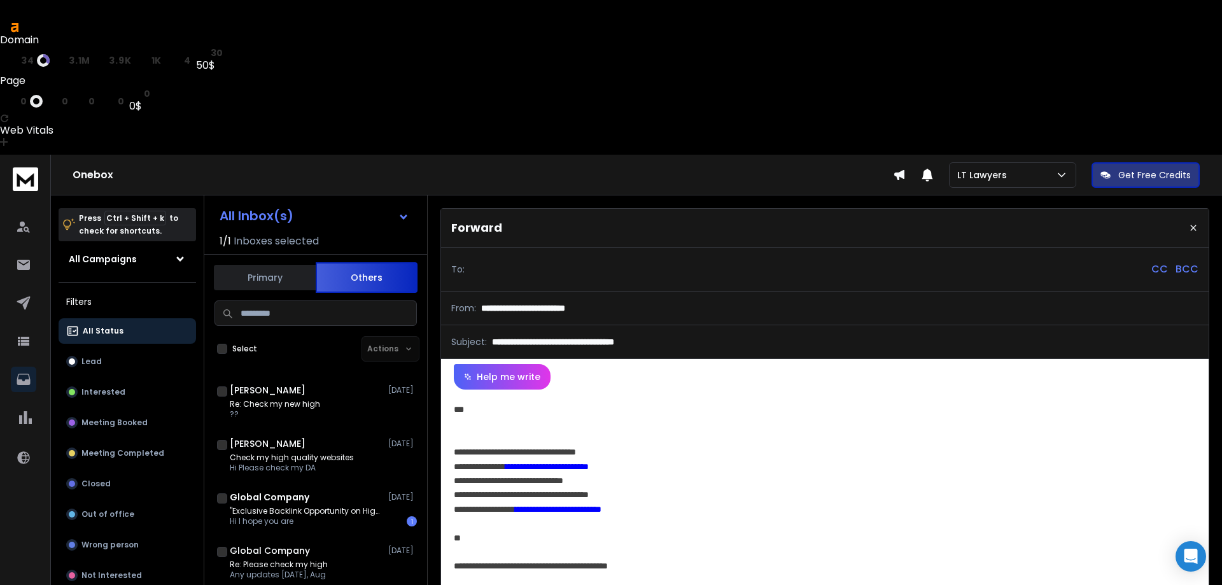
click at [1191, 225] on icon at bounding box center [1193, 228] width 6 height 6
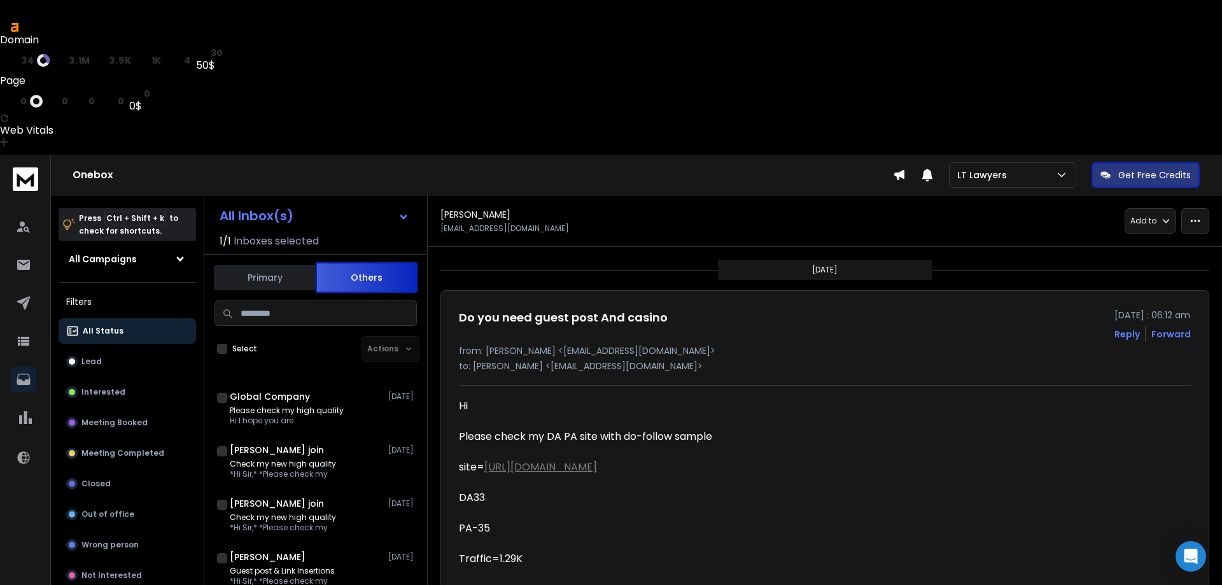
scroll to position [599, 0]
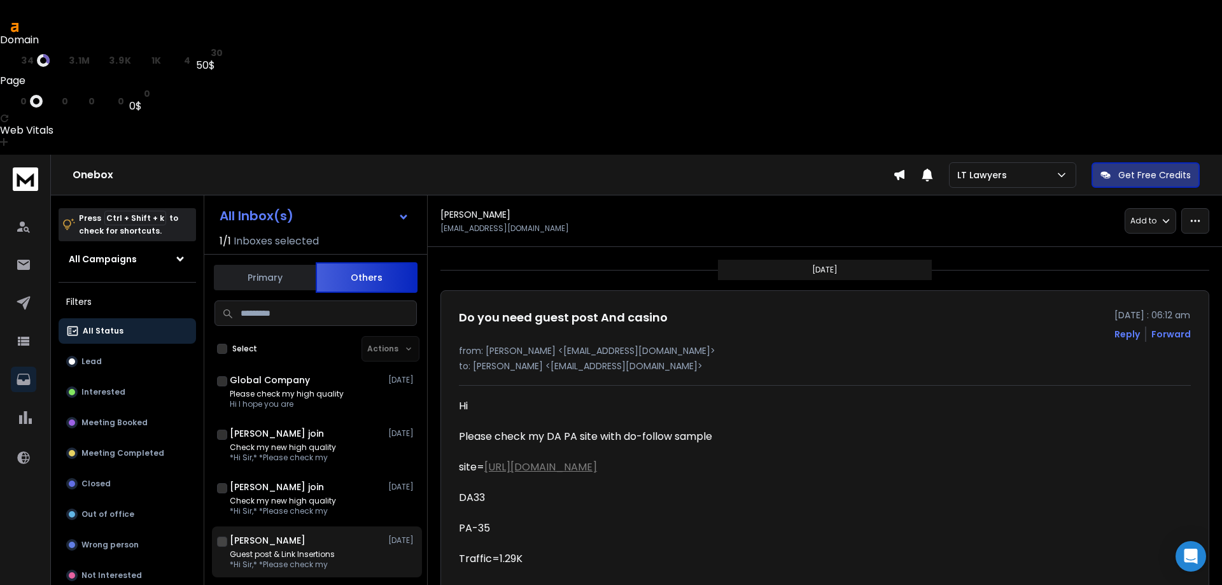
click at [323, 534] on div "Millie Falreya 31 Jul" at bounding box center [323, 540] width 187 height 13
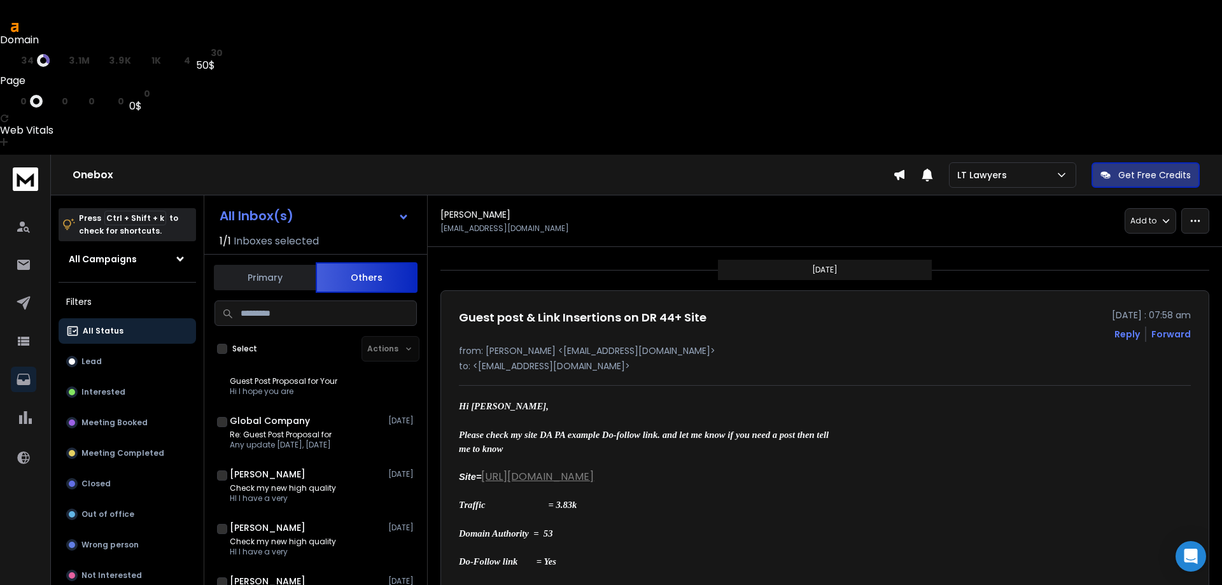
scroll to position [1014, 0]
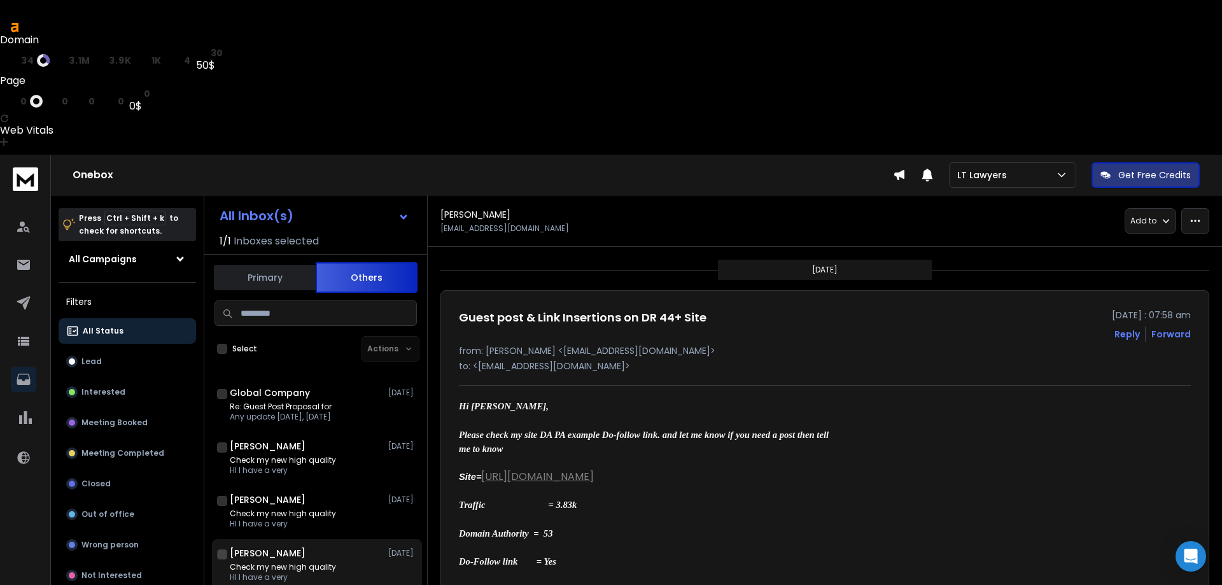
click at [308, 562] on p "Check my new high quality" at bounding box center [283, 567] width 106 height 10
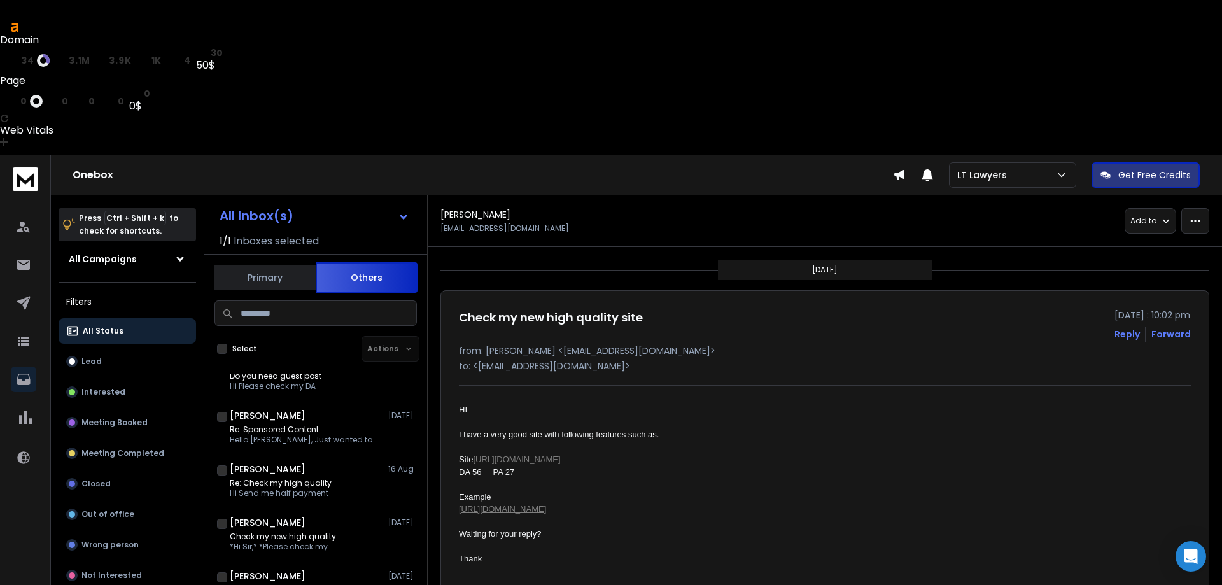
scroll to position [0, 0]
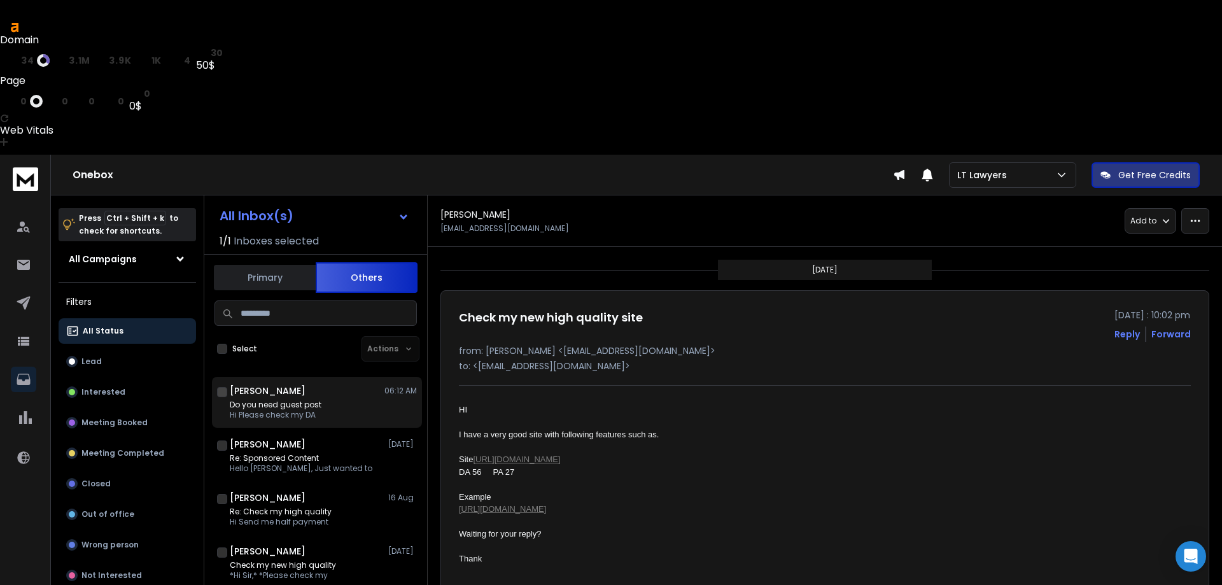
click at [342, 400] on div "Do you need guest post Hi Please check my DA" at bounding box center [323, 410] width 187 height 20
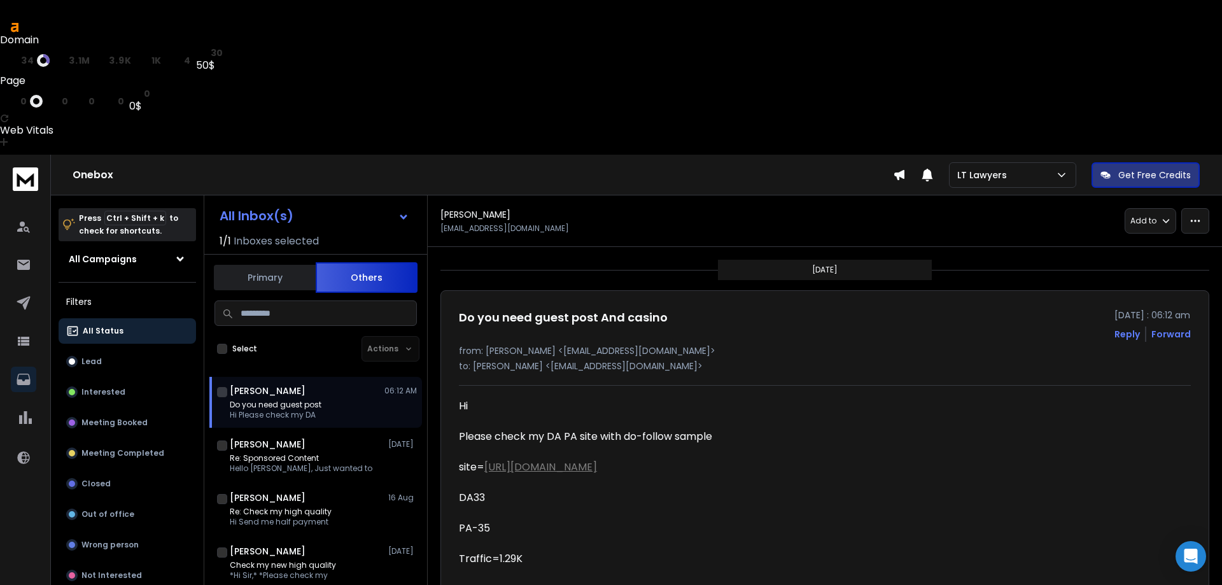
click at [783, 208] on div "Jon Boys JB jonboyslinksale@gmail.com" at bounding box center [630, 220] width 380 height 25
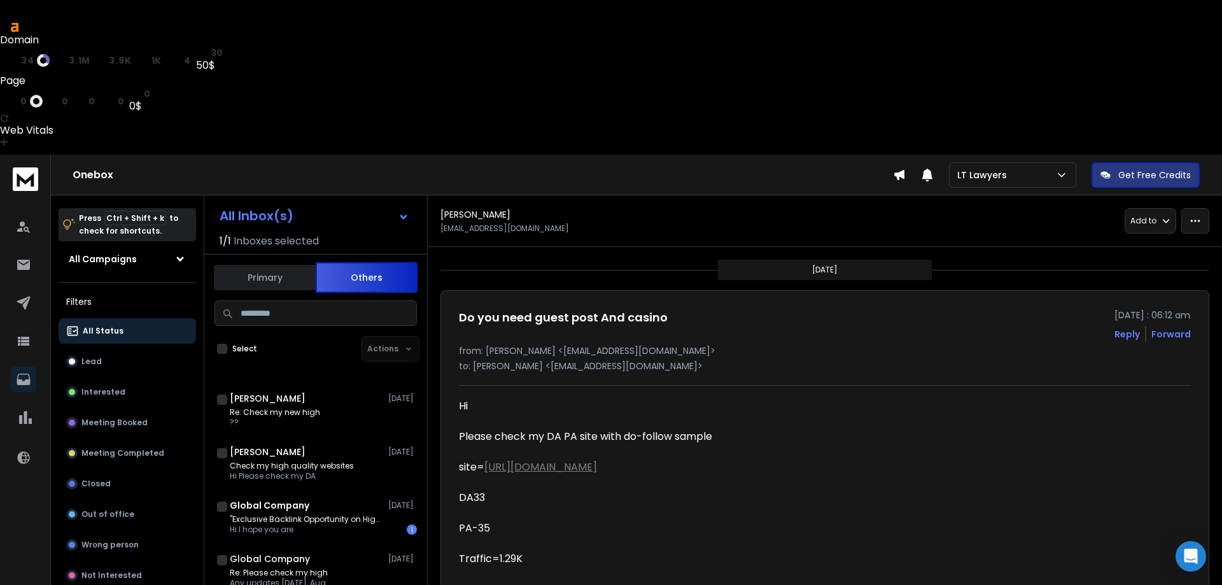
scroll to position [321, 0]
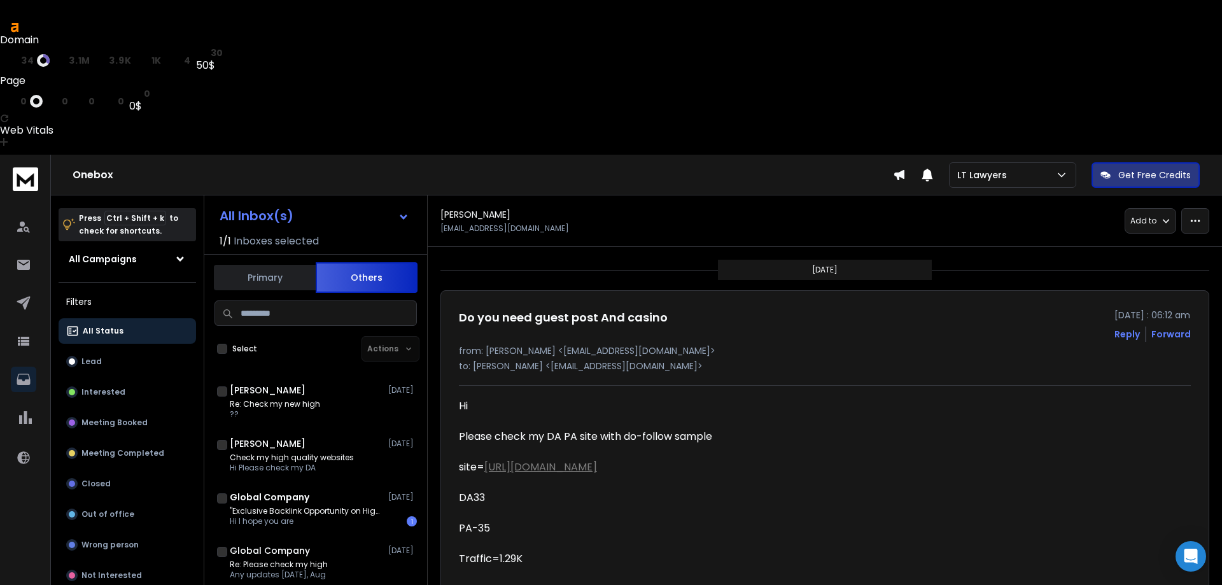
click at [31, 426] on div "H" at bounding box center [25, 447] width 51 height 585
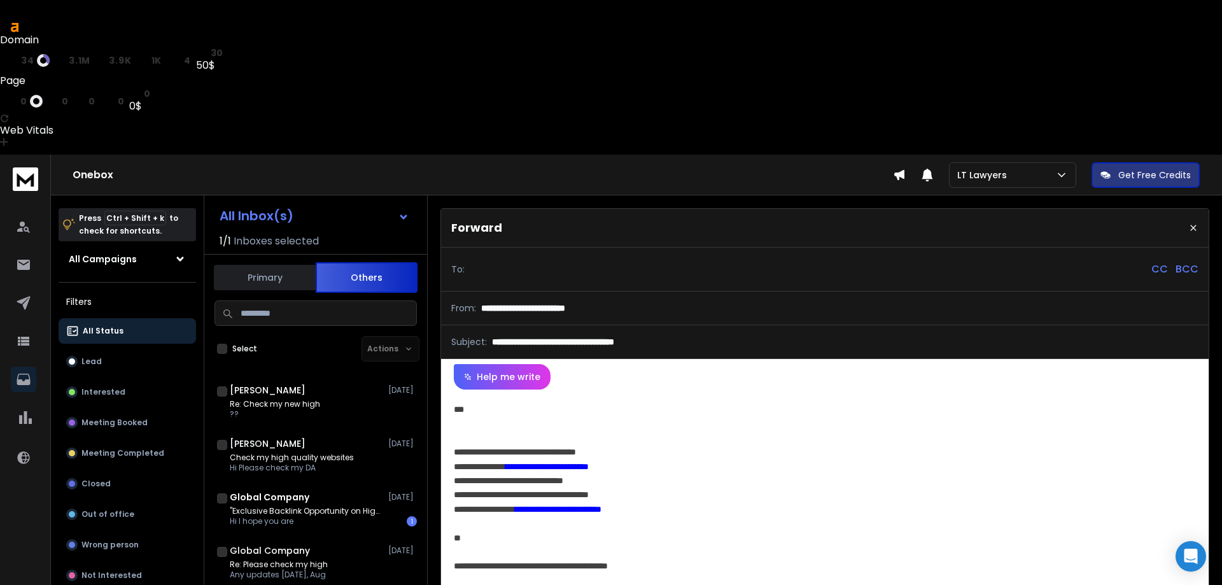
click at [1191, 225] on icon at bounding box center [1193, 228] width 6 height 6
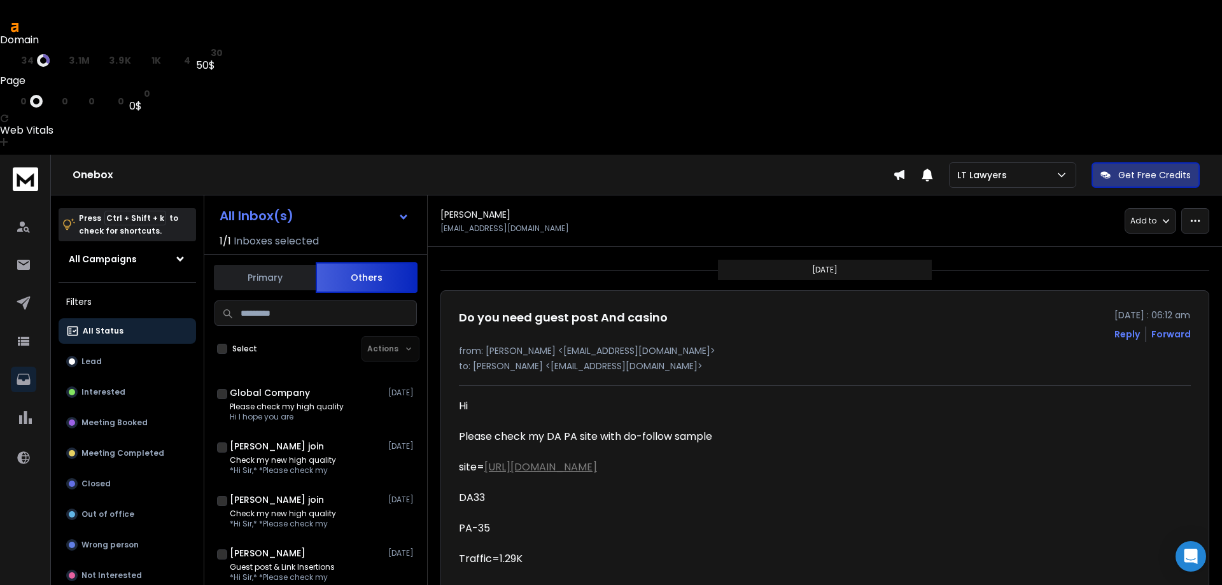
scroll to position [599, 0]
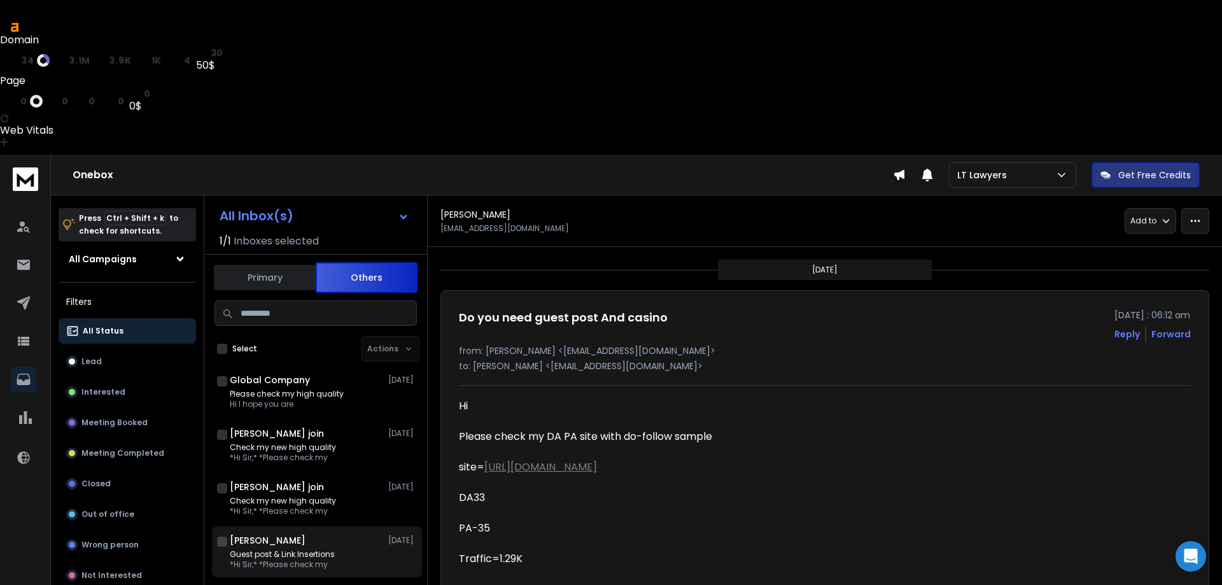
click at [323, 534] on div "Millie Falreya 31 Jul" at bounding box center [323, 540] width 187 height 13
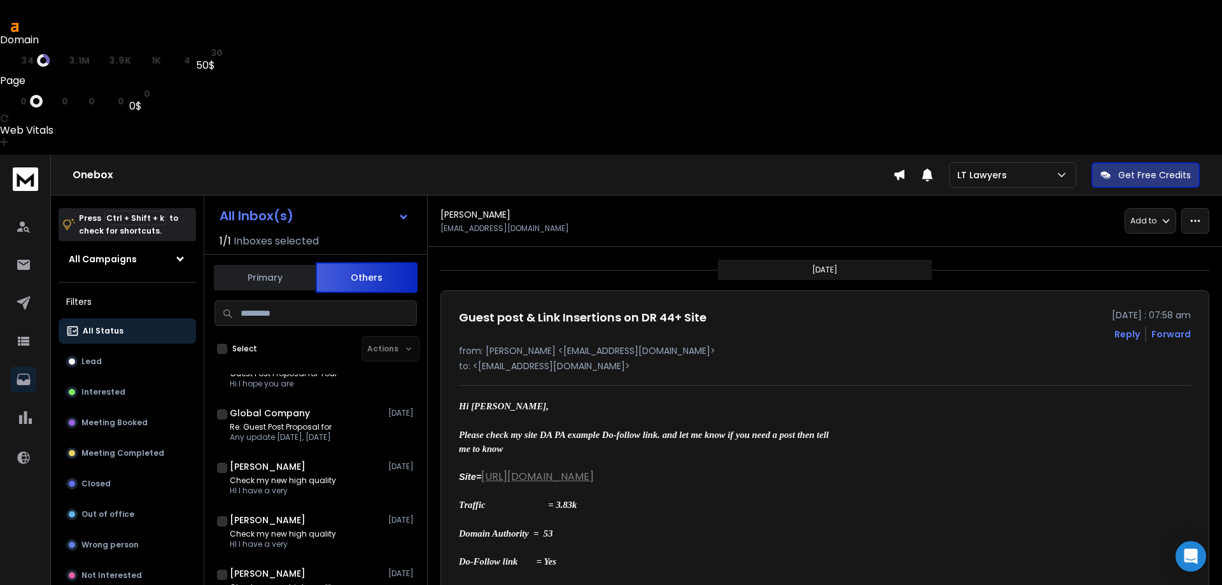
scroll to position [1014, 0]
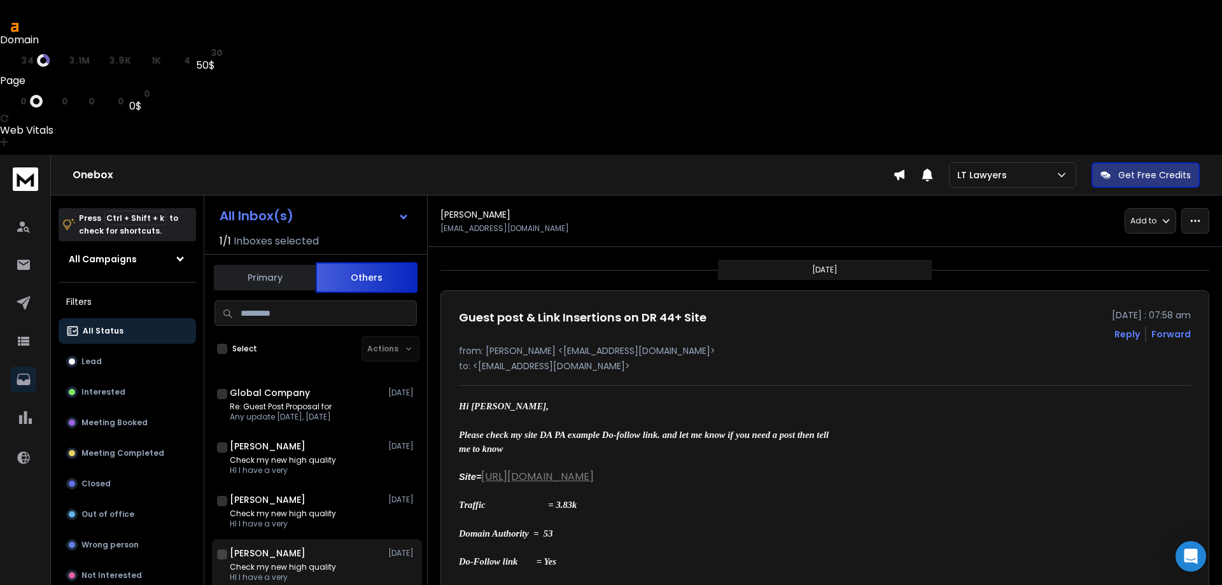
click at [308, 562] on p "Check my new high quality" at bounding box center [283, 567] width 106 height 10
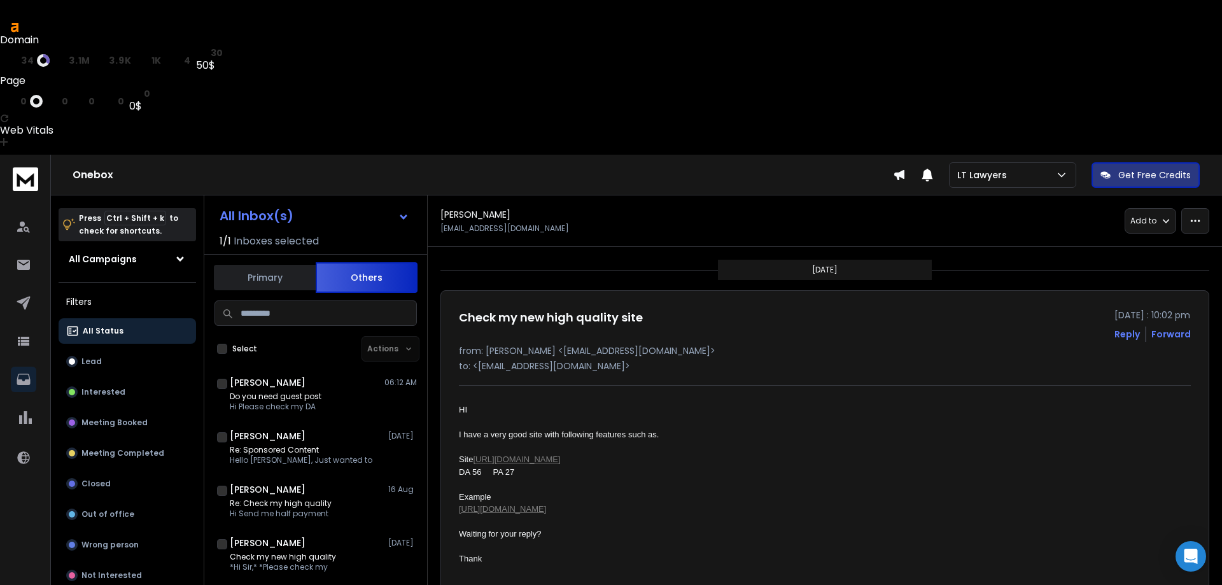
scroll to position [0, 0]
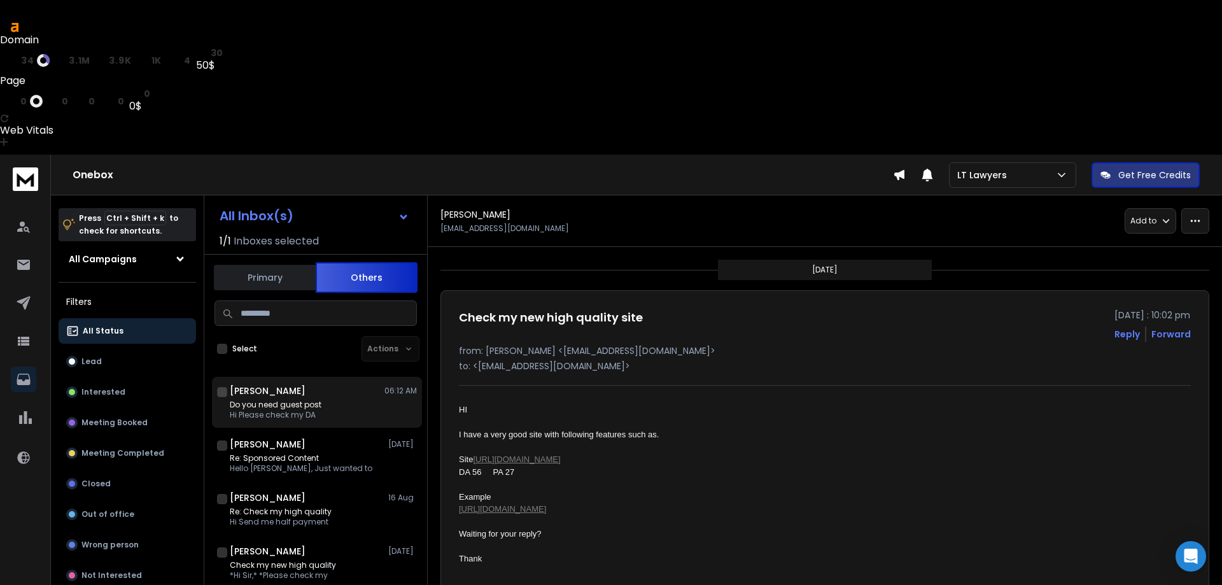
click at [342, 400] on div "Do you need guest post Hi Please check my DA" at bounding box center [323, 410] width 187 height 20
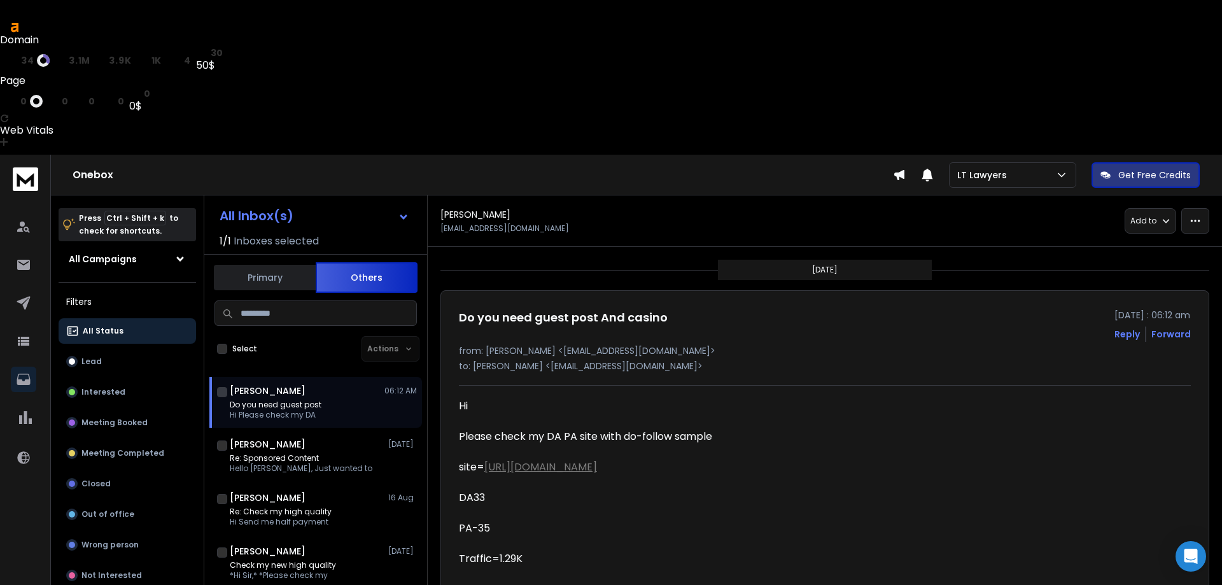
click at [783, 208] on div "Jon Boys JB jonboyslinksale@gmail.com" at bounding box center [630, 220] width 380 height 25
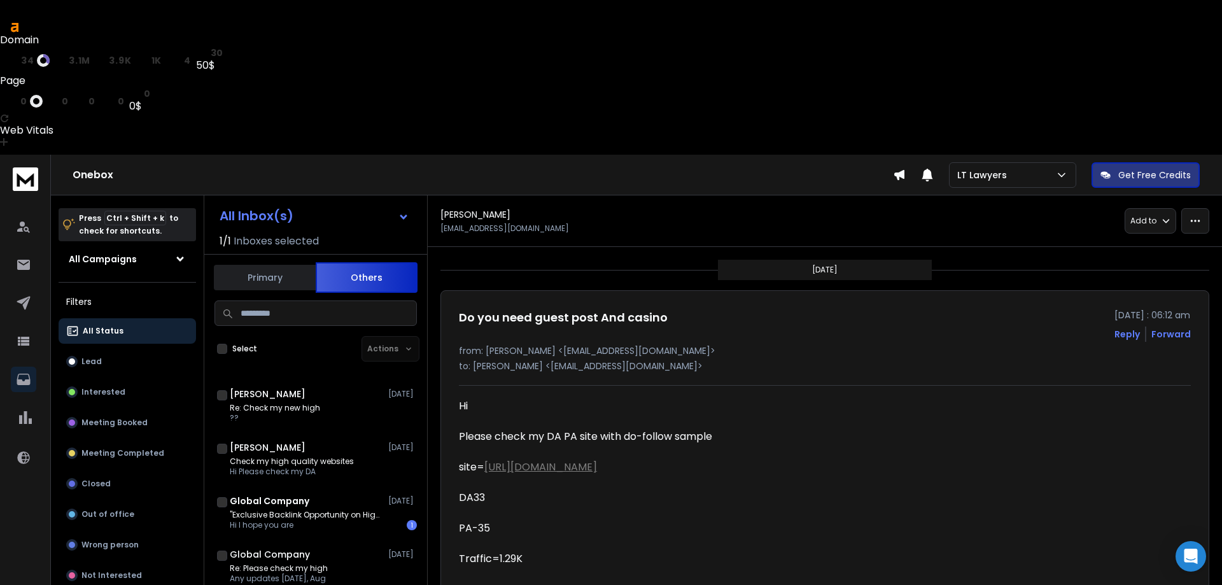
scroll to position [321, 0]
click at [31, 426] on div "H" at bounding box center [25, 447] width 51 height 585
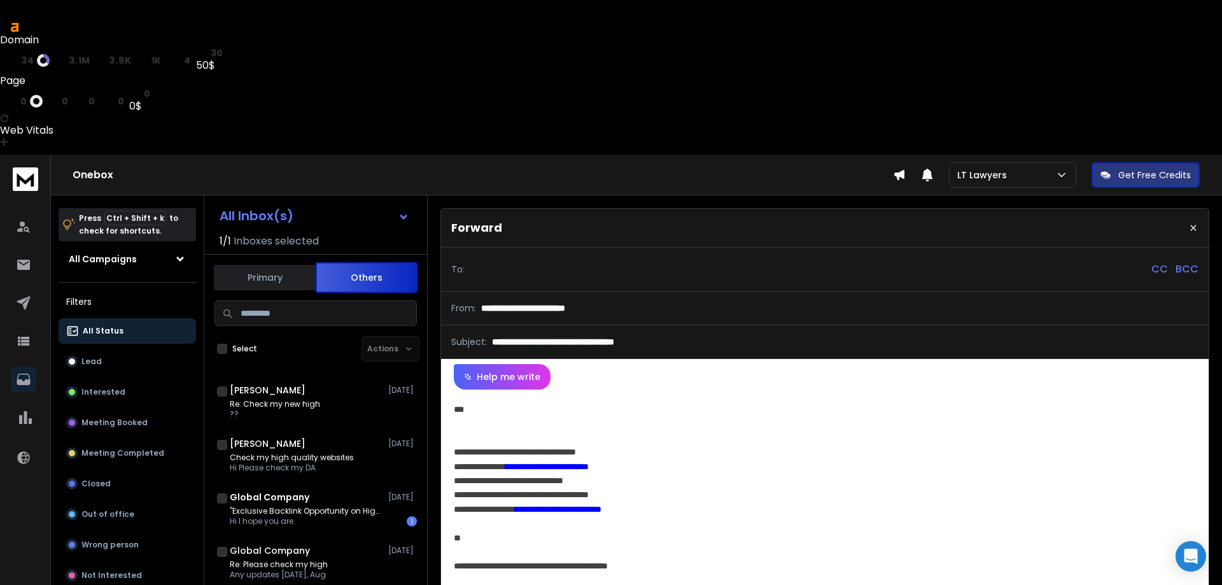
click at [1191, 225] on icon at bounding box center [1193, 228] width 6 height 6
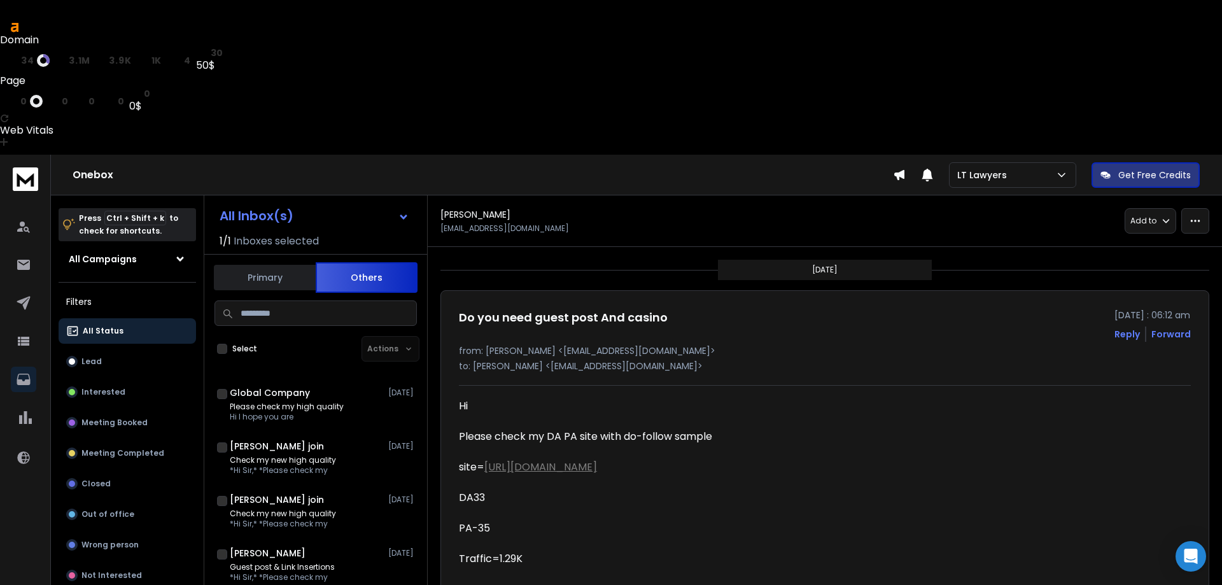
scroll to position [599, 0]
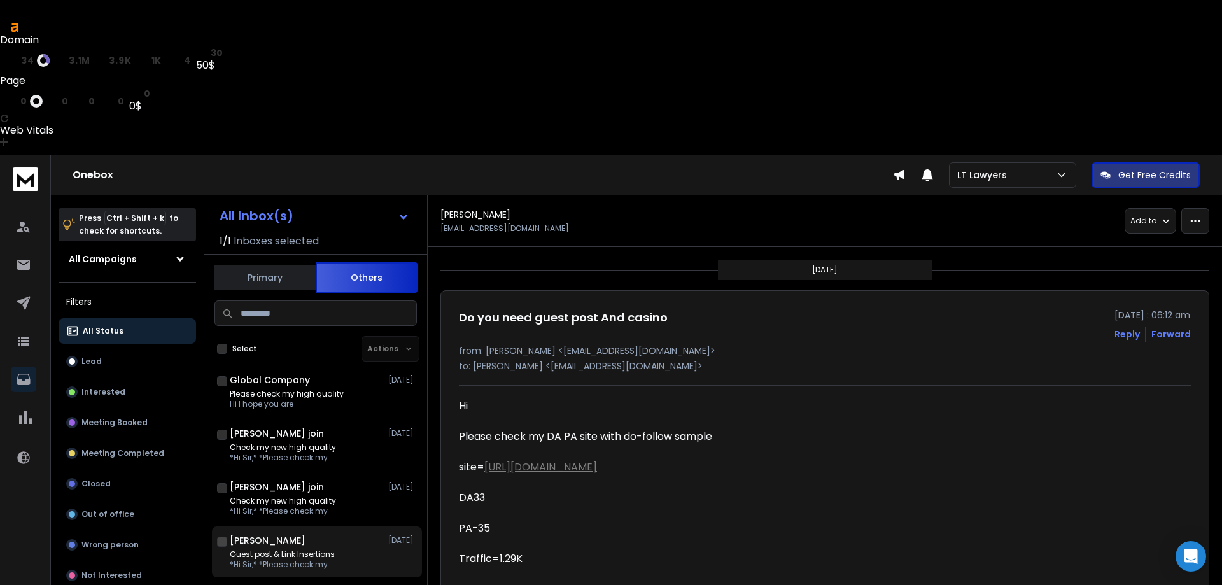
click at [323, 534] on div "Millie Falreya 31 Jul" at bounding box center [323, 540] width 187 height 13
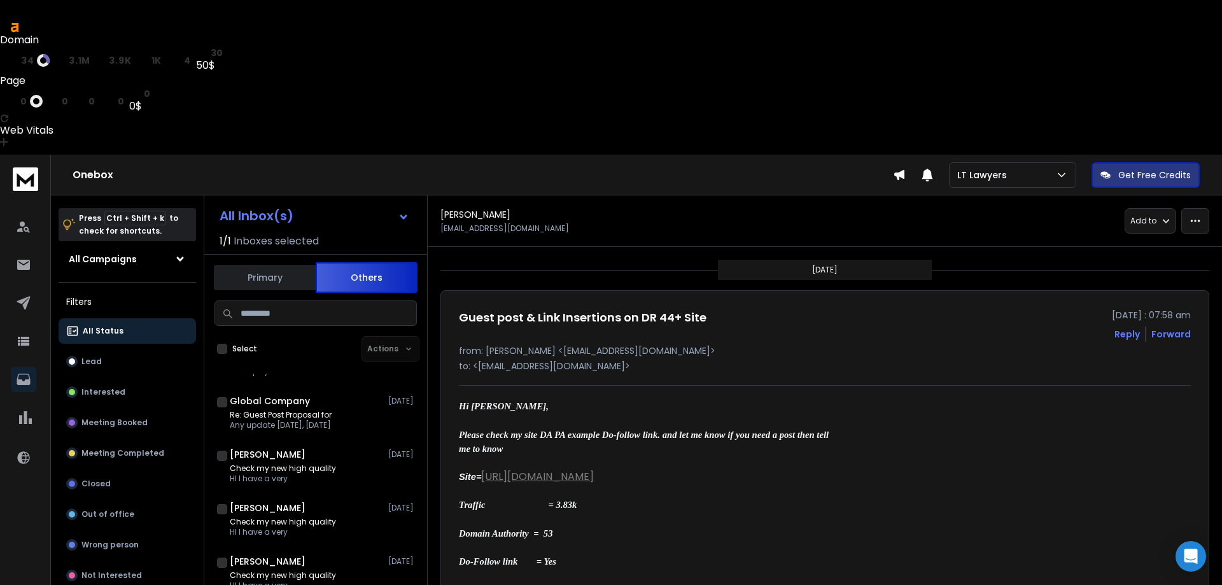
scroll to position [1014, 0]
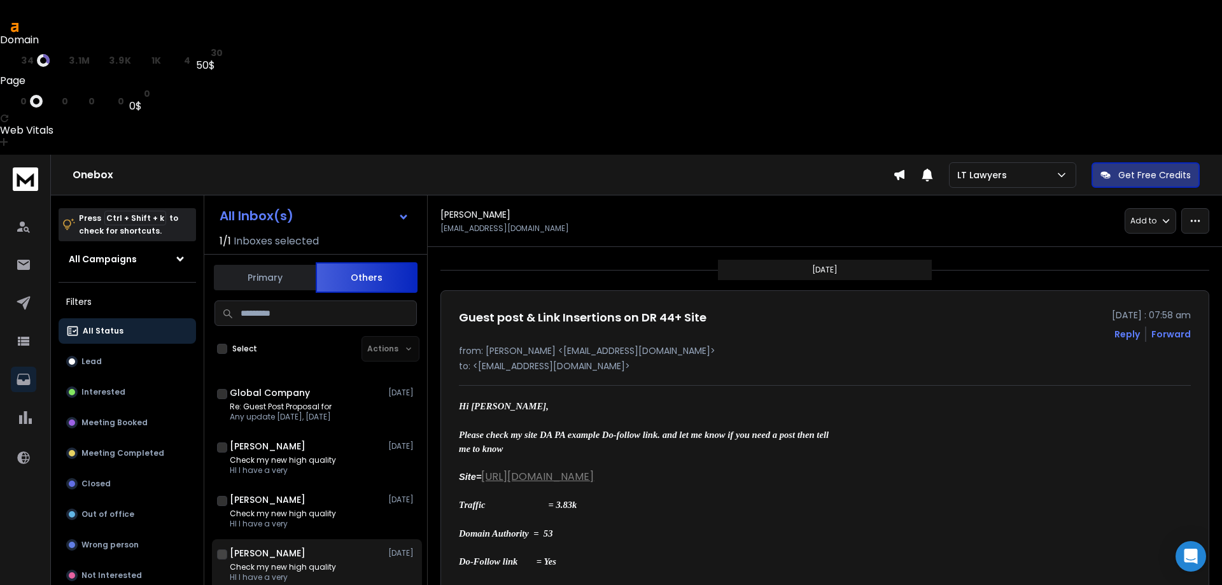
click at [308, 562] on p "Check my new high quality" at bounding box center [283, 567] width 106 height 10
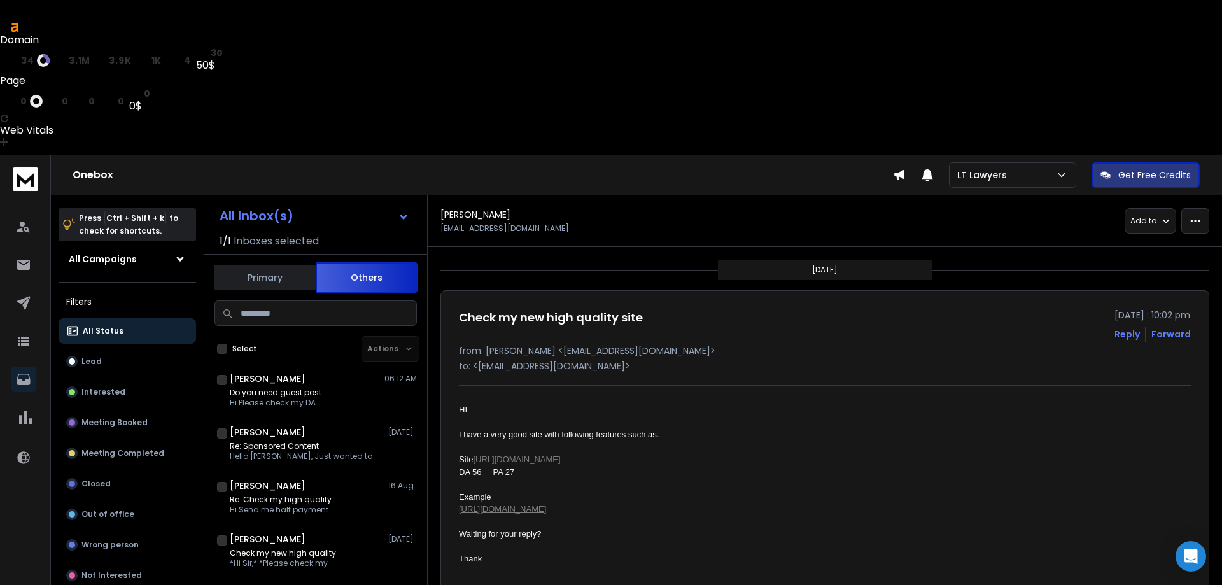
scroll to position [0, 0]
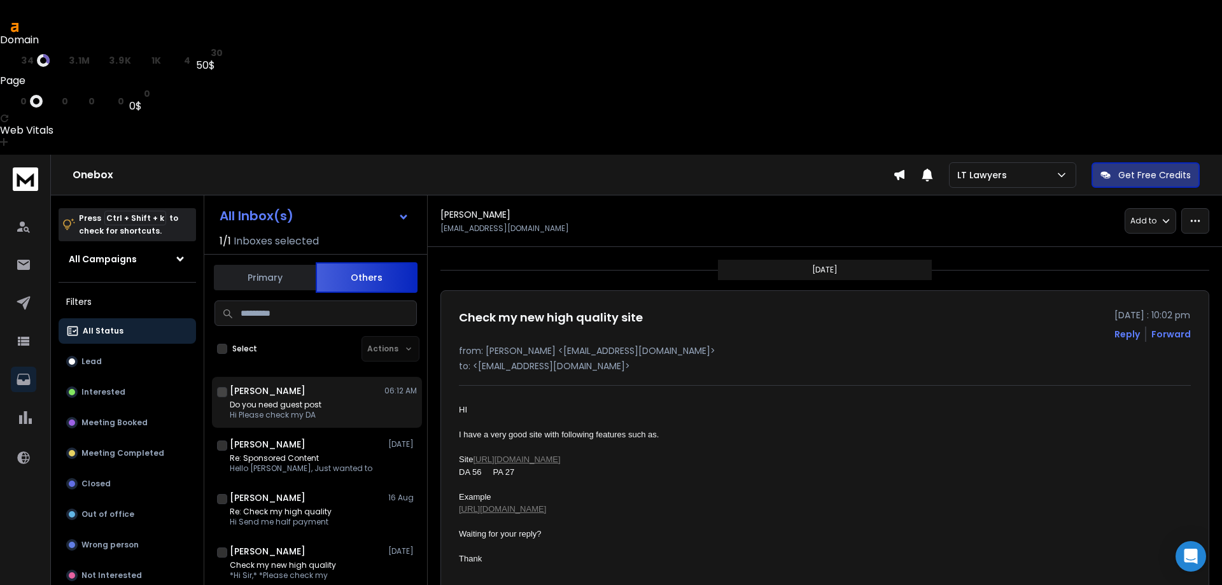
click at [342, 400] on div "Do you need guest post Hi Please check my DA" at bounding box center [323, 410] width 187 height 20
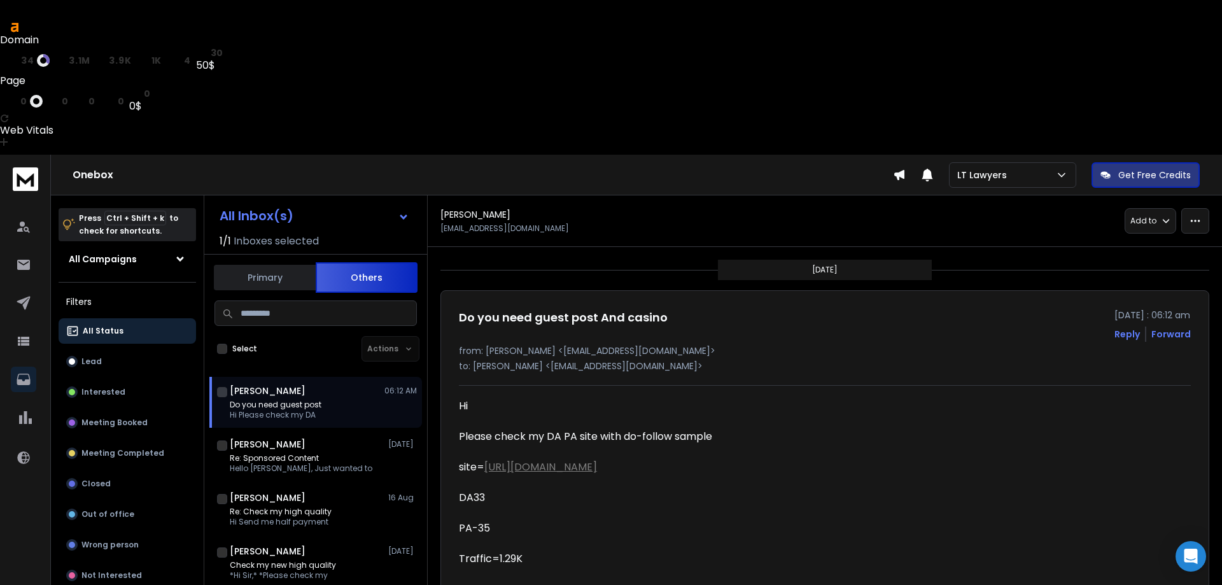
click at [783, 208] on div "Jon Boys JB jonboyslinksale@gmail.com" at bounding box center [630, 220] width 380 height 25
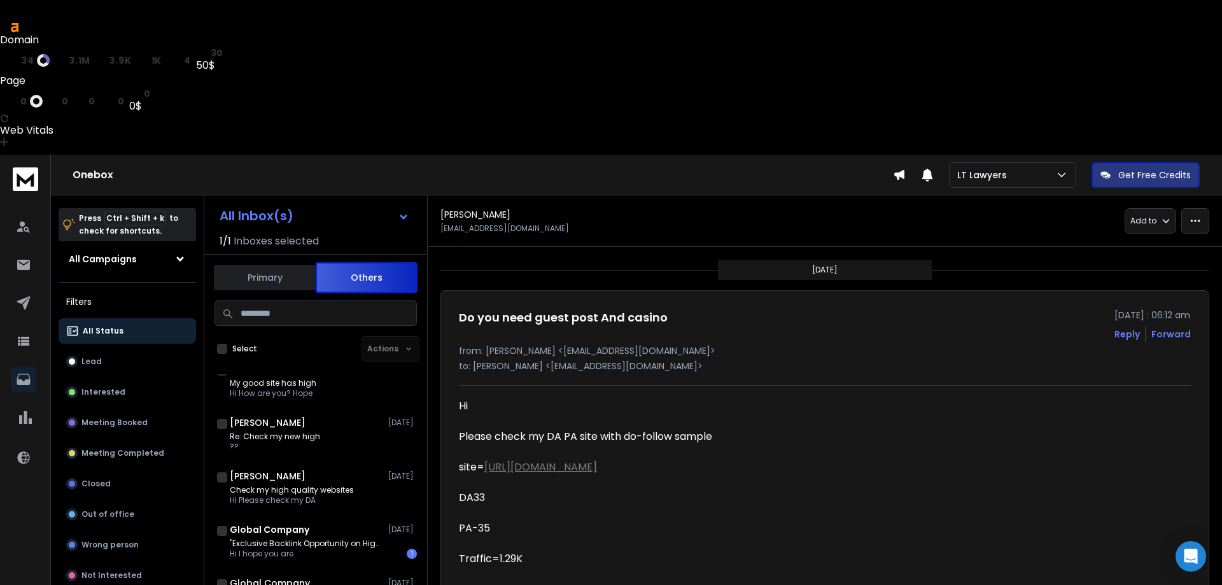
scroll to position [321, 0]
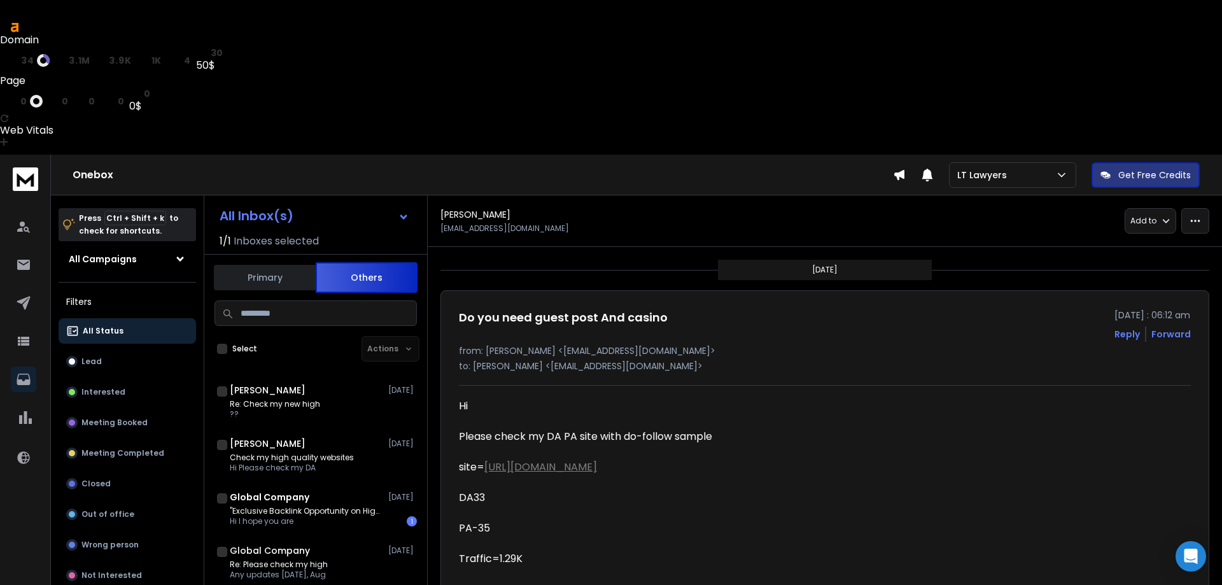
click at [31, 426] on div "H" at bounding box center [25, 447] width 51 height 585
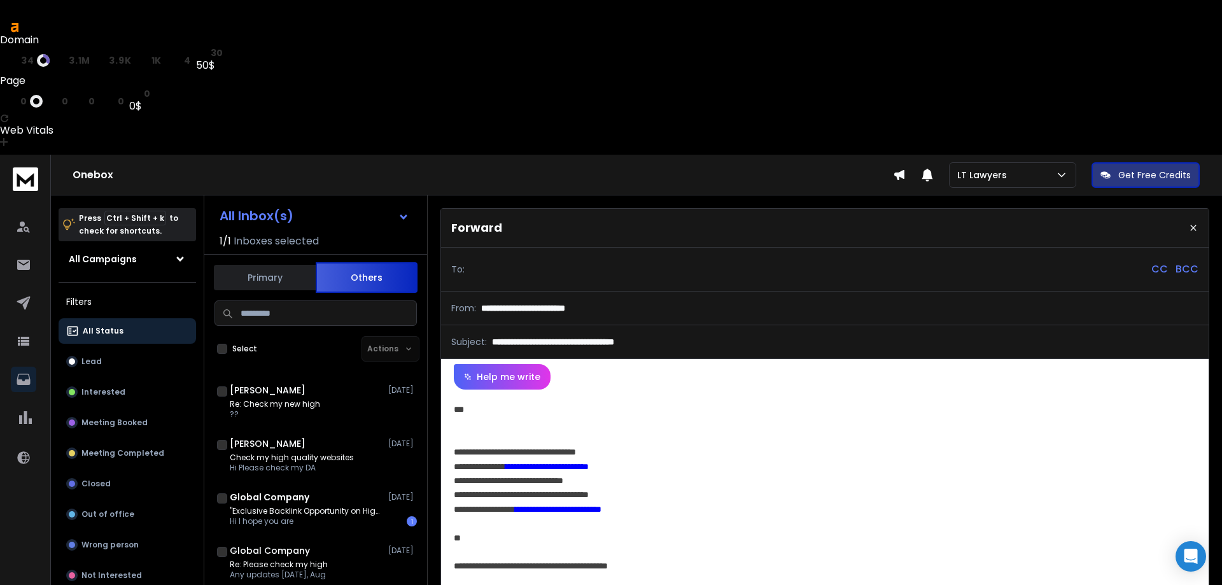
click at [1191, 225] on icon at bounding box center [1193, 228] width 6 height 6
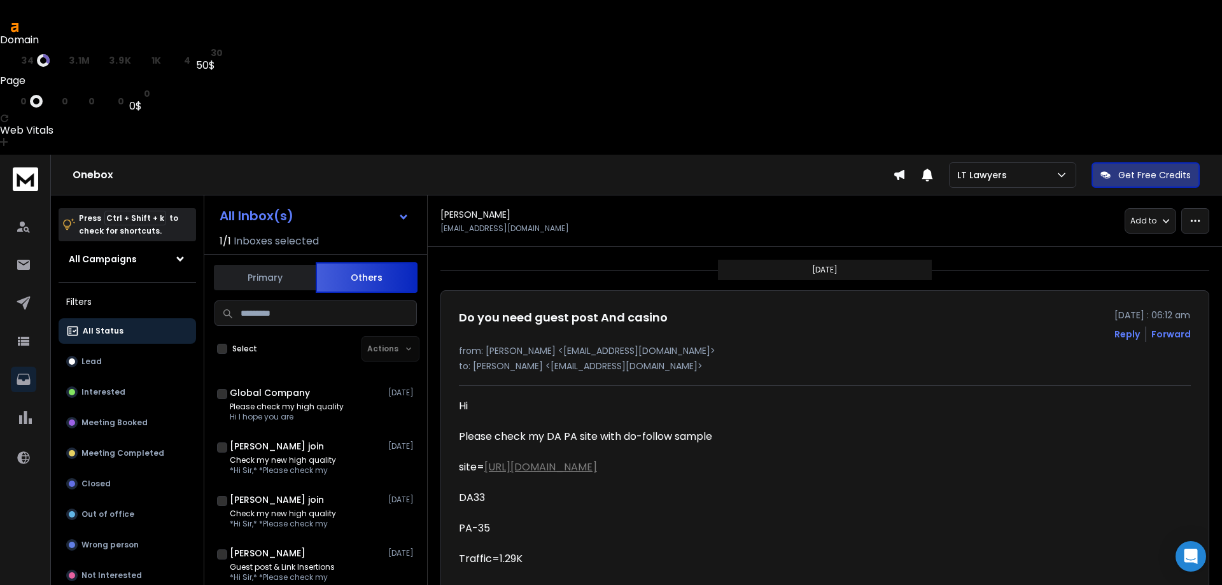
scroll to position [599, 0]
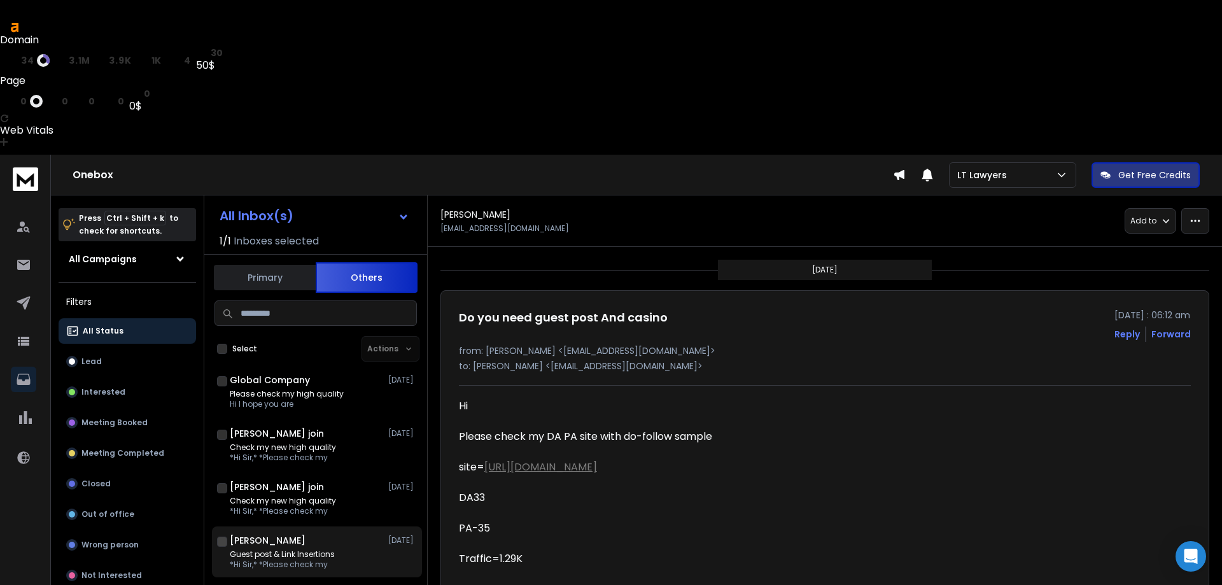
click at [323, 534] on div "Millie Falreya 31 Jul" at bounding box center [323, 540] width 187 height 13
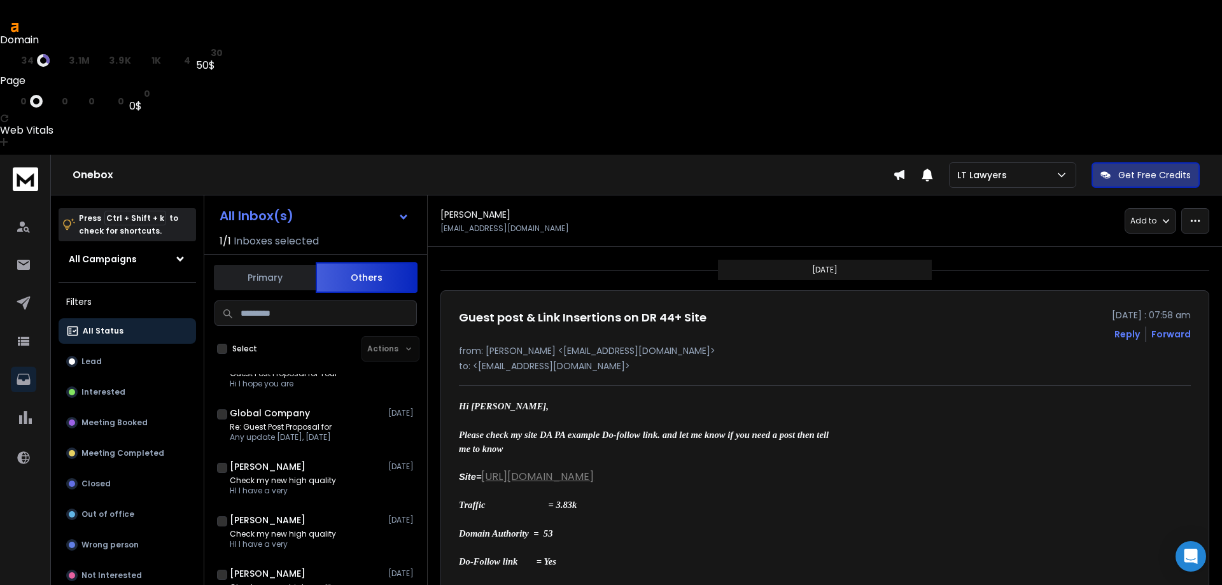
scroll to position [1014, 0]
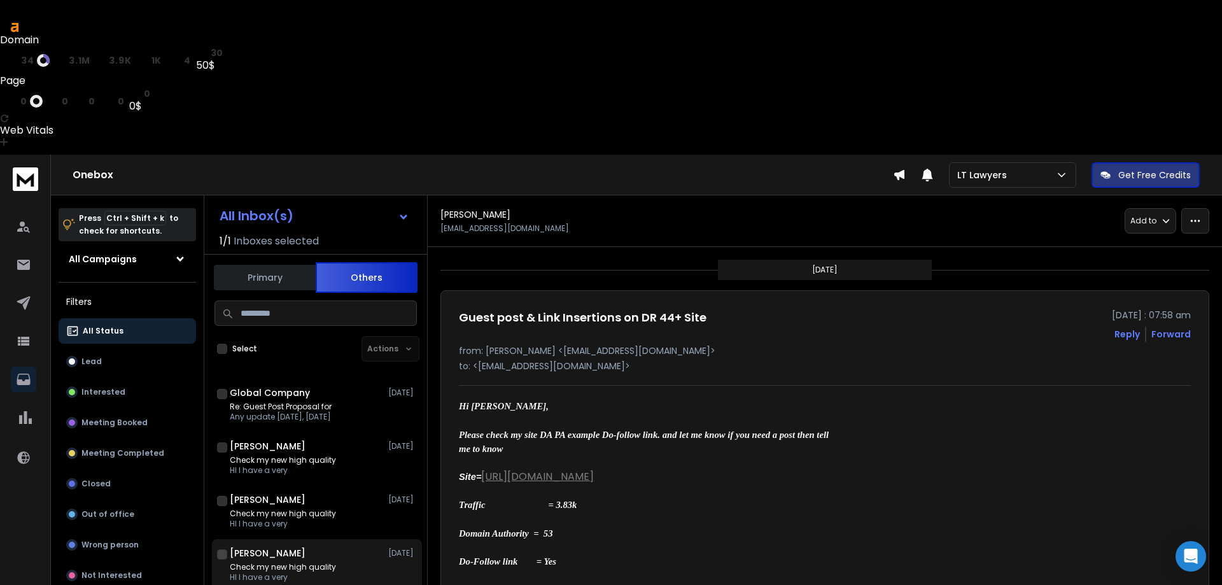
click at [308, 562] on p "Check my new high quality" at bounding box center [283, 567] width 106 height 10
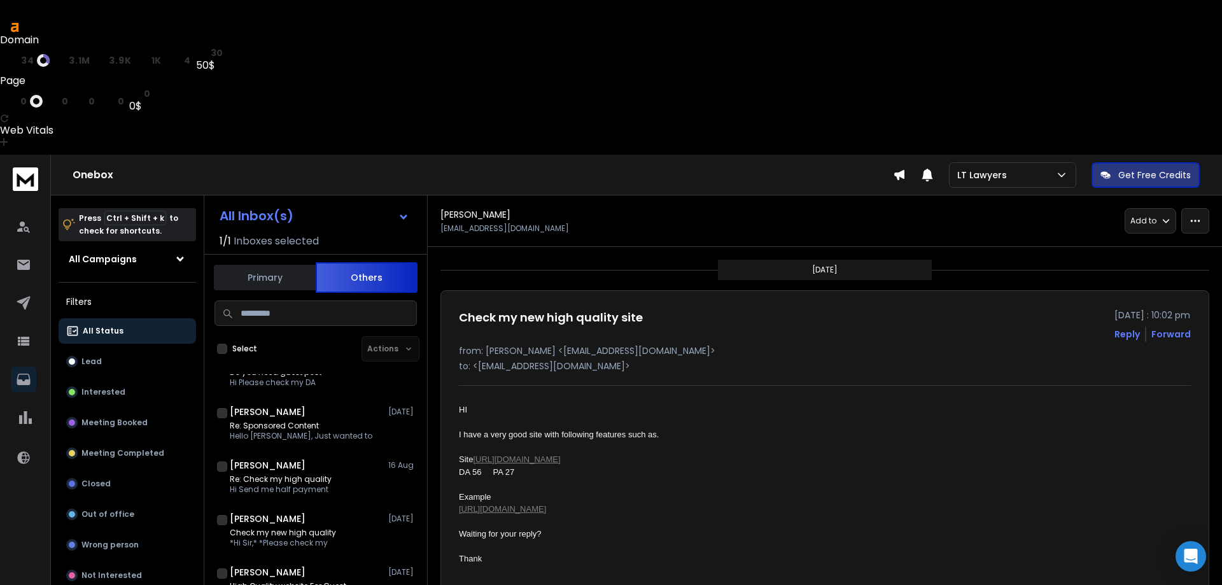
scroll to position [0, 0]
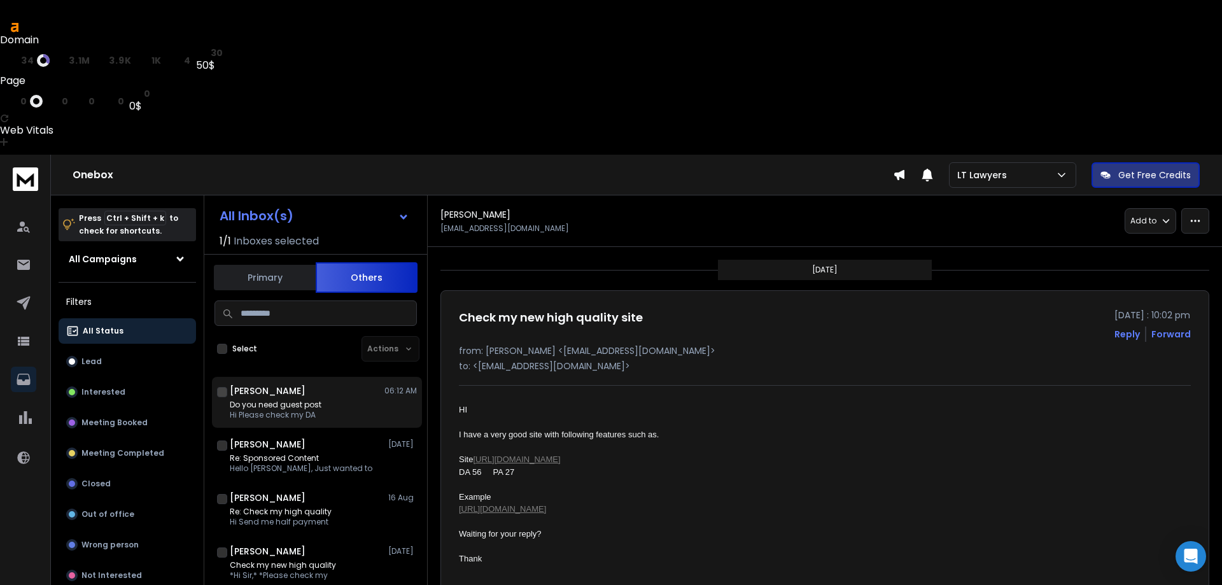
click at [342, 400] on div "Do you need guest post Hi Please check my DA" at bounding box center [323, 410] width 187 height 20
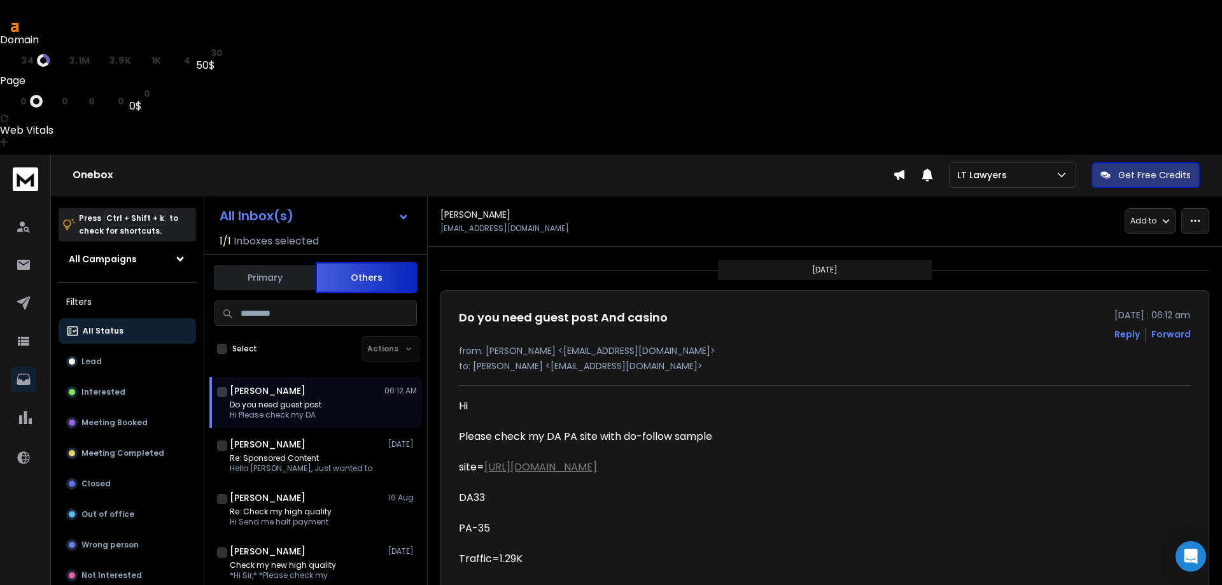
click at [783, 208] on div "Jon Boys JB jonboyslinksale@gmail.com" at bounding box center [630, 220] width 380 height 25
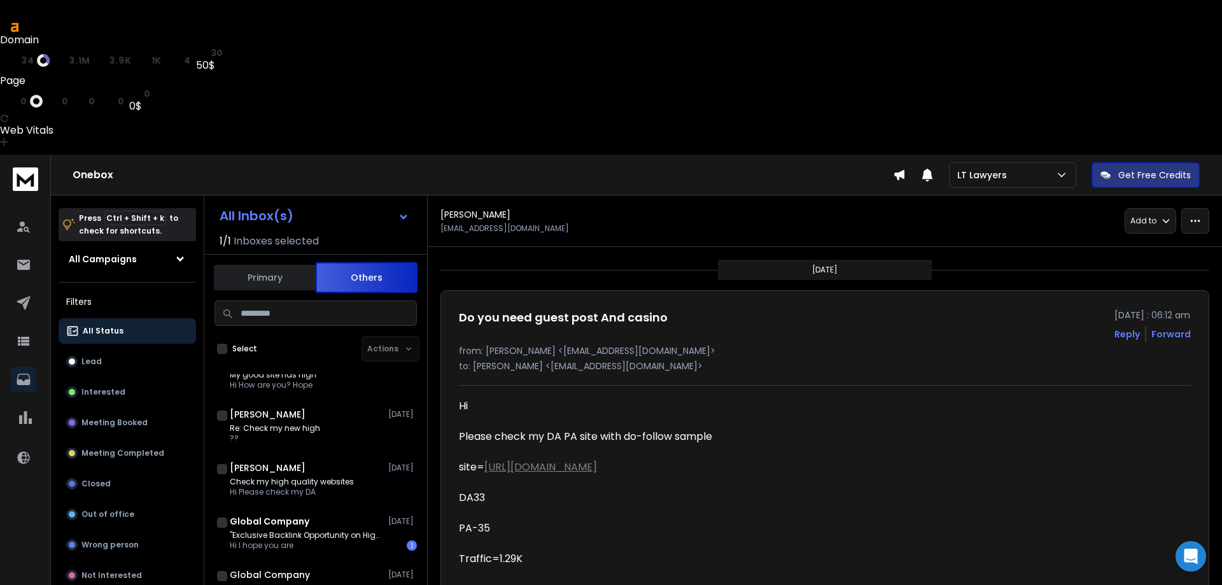
scroll to position [321, 0]
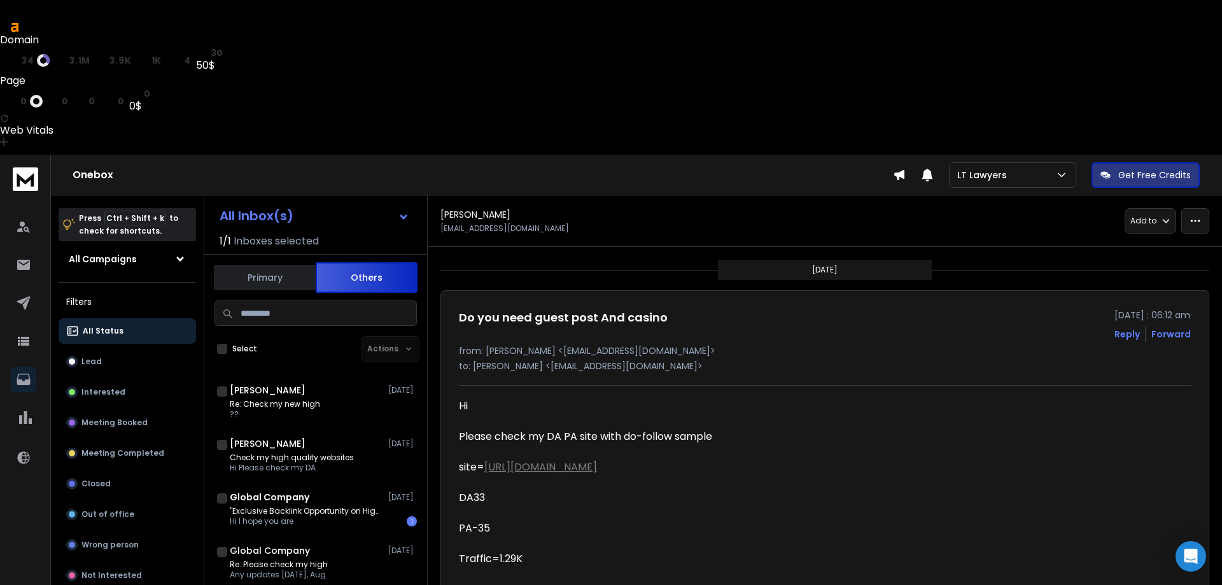
click at [31, 426] on div "H" at bounding box center [25, 447] width 51 height 585
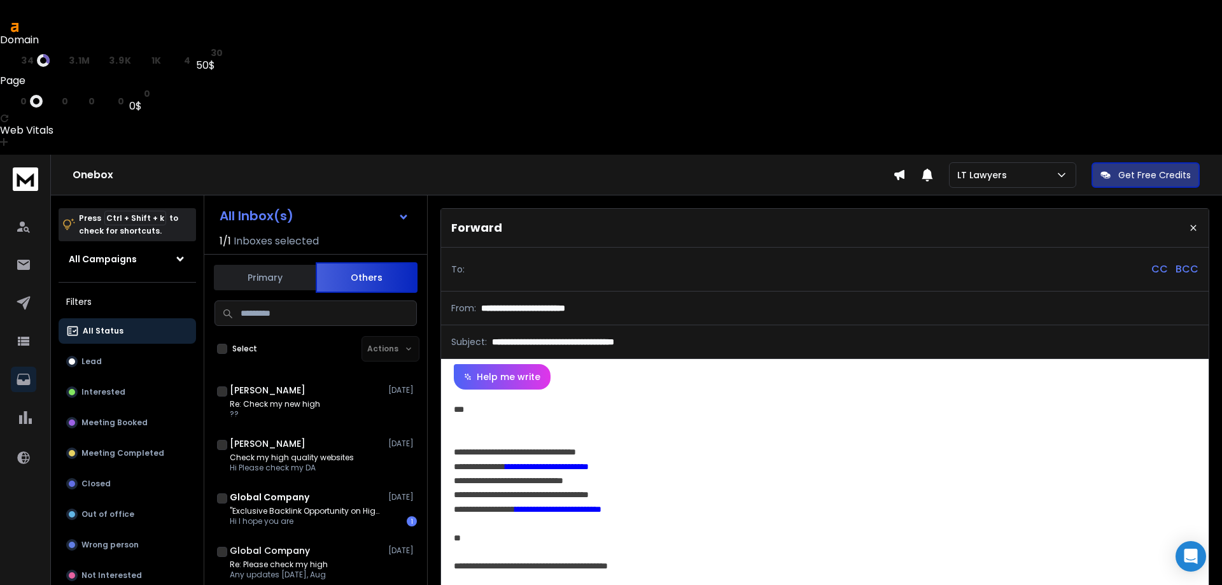
click at [1191, 225] on icon at bounding box center [1193, 228] width 6 height 6
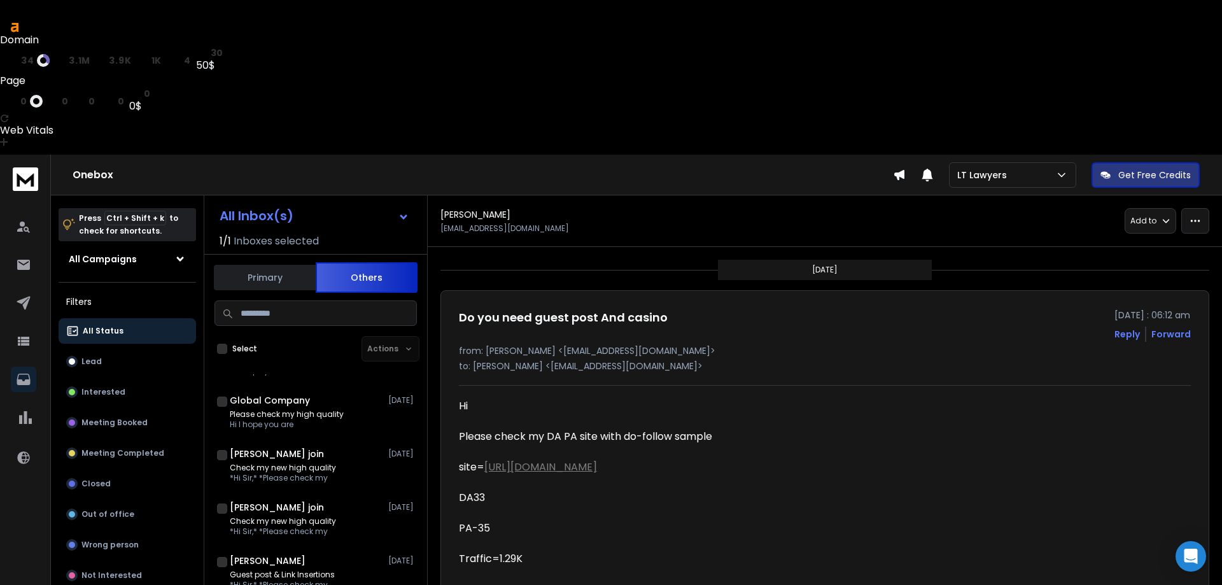
scroll to position [599, 0]
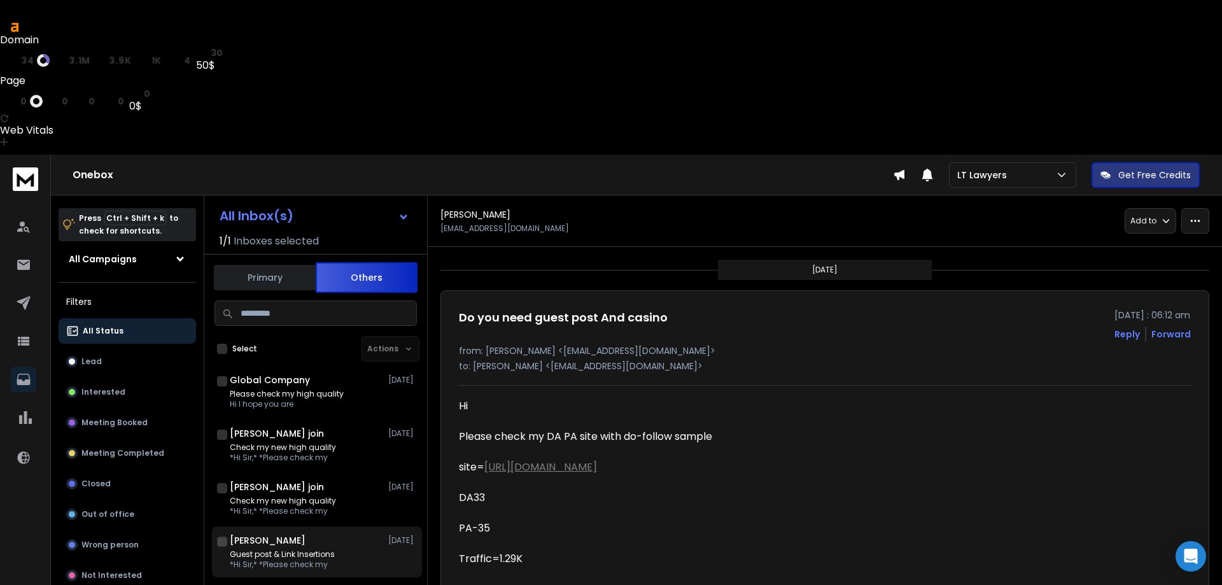
click at [323, 534] on div "Millie Falreya 31 Jul" at bounding box center [323, 540] width 187 height 13
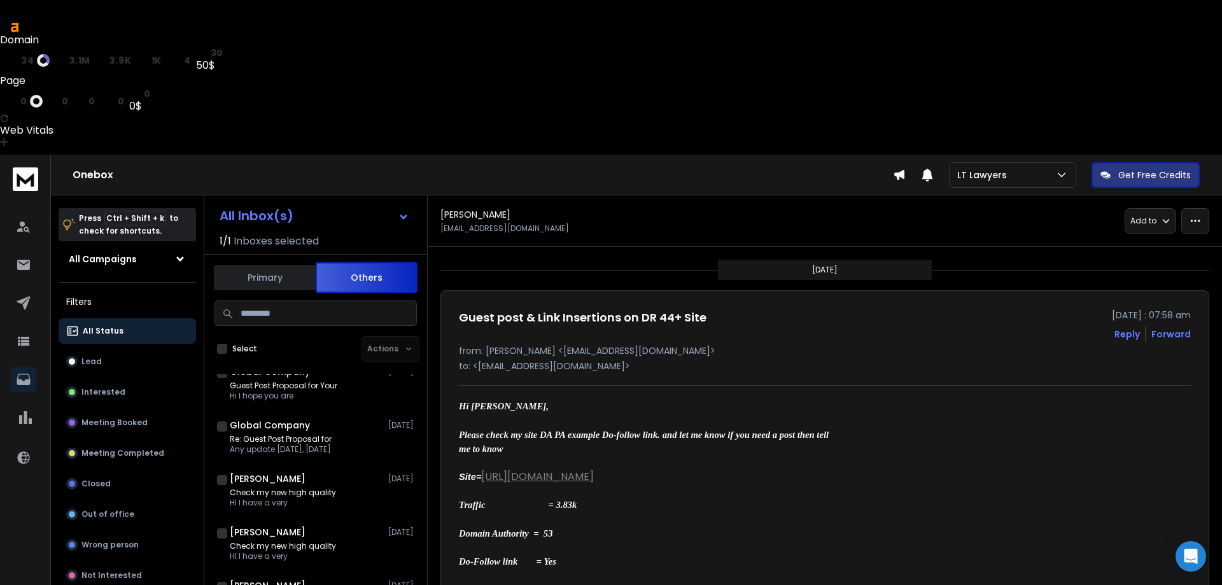
scroll to position [1014, 0]
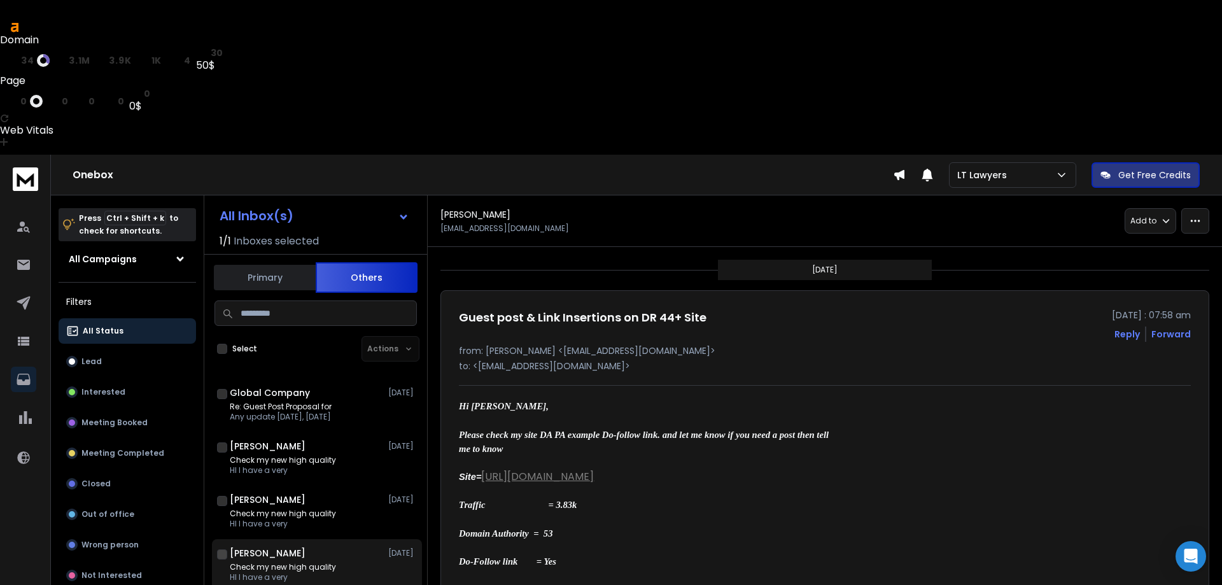
click at [308, 562] on p "Check my new high quality" at bounding box center [283, 567] width 106 height 10
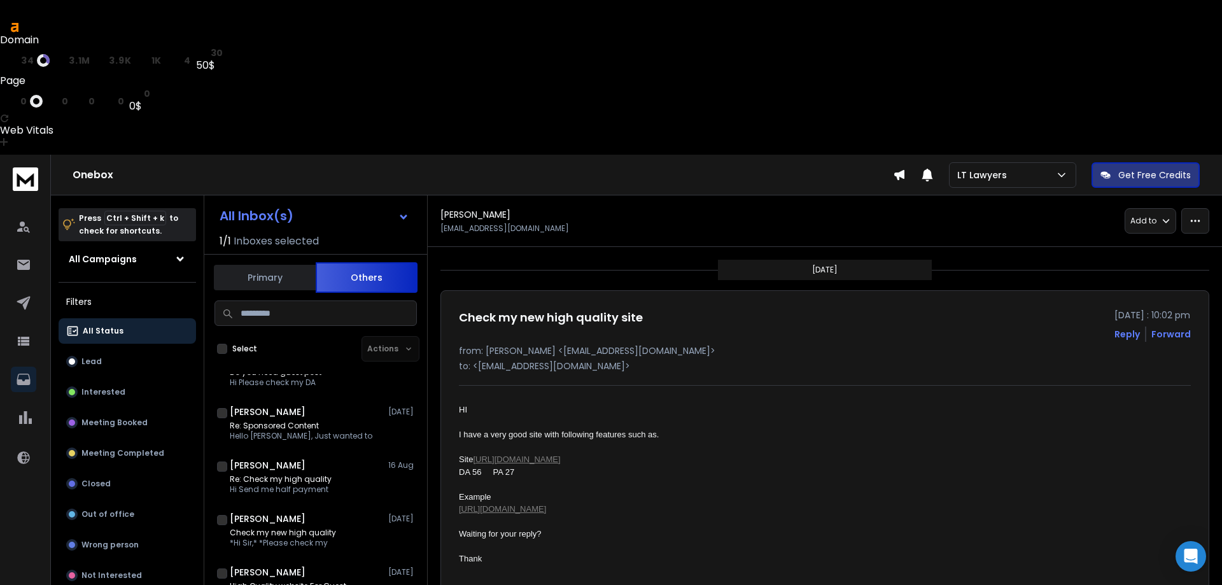
scroll to position [0, 0]
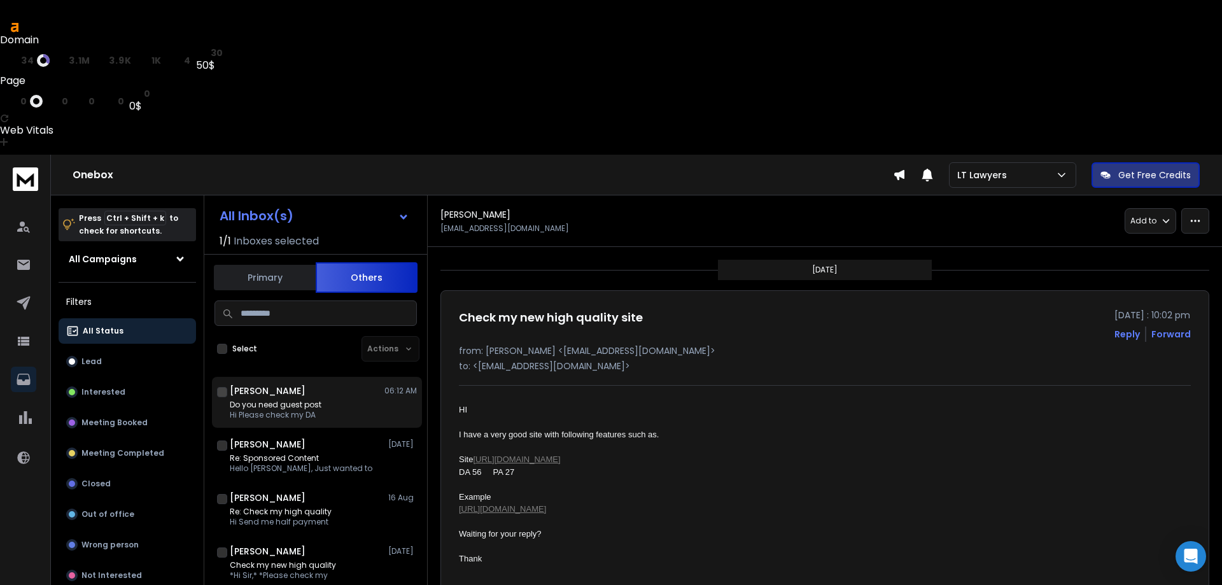
click at [342, 400] on div "Do you need guest post Hi Please check my DA" at bounding box center [323, 410] width 187 height 20
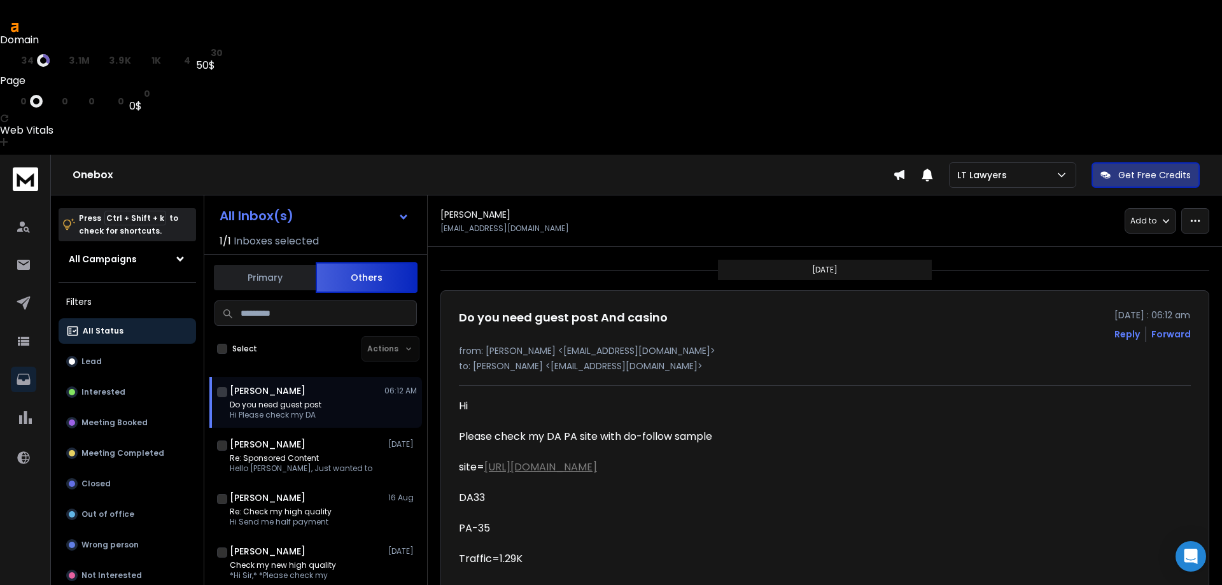
click at [783, 208] on div "Jon Boys JB jonboyslinksale@gmail.com" at bounding box center [630, 220] width 380 height 25
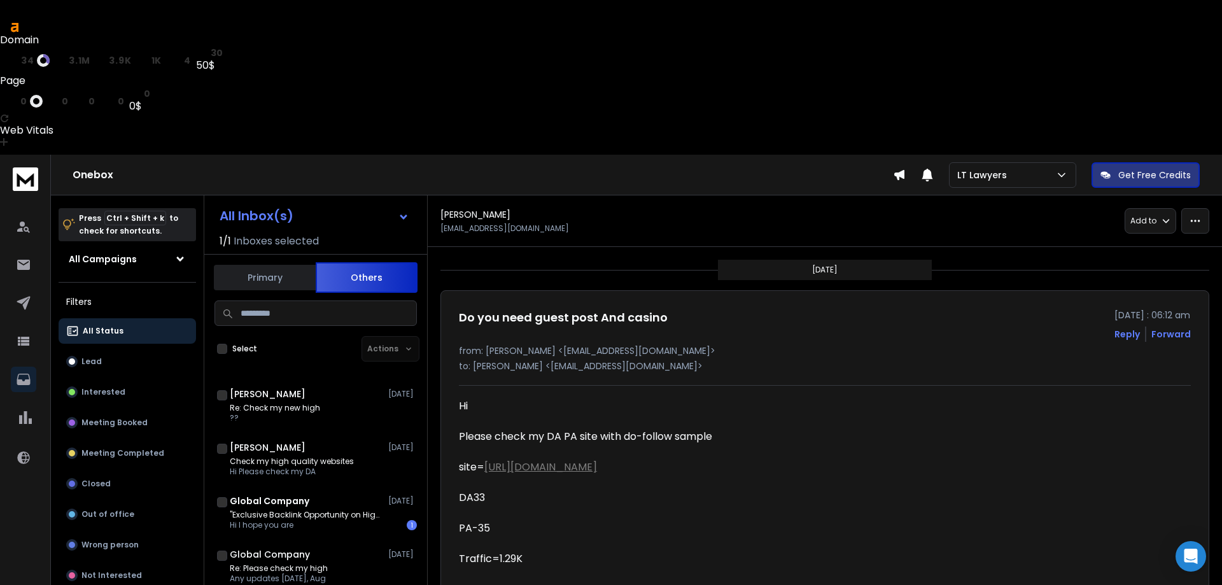
scroll to position [321, 0]
click at [31, 426] on div "H" at bounding box center [25, 447] width 51 height 585
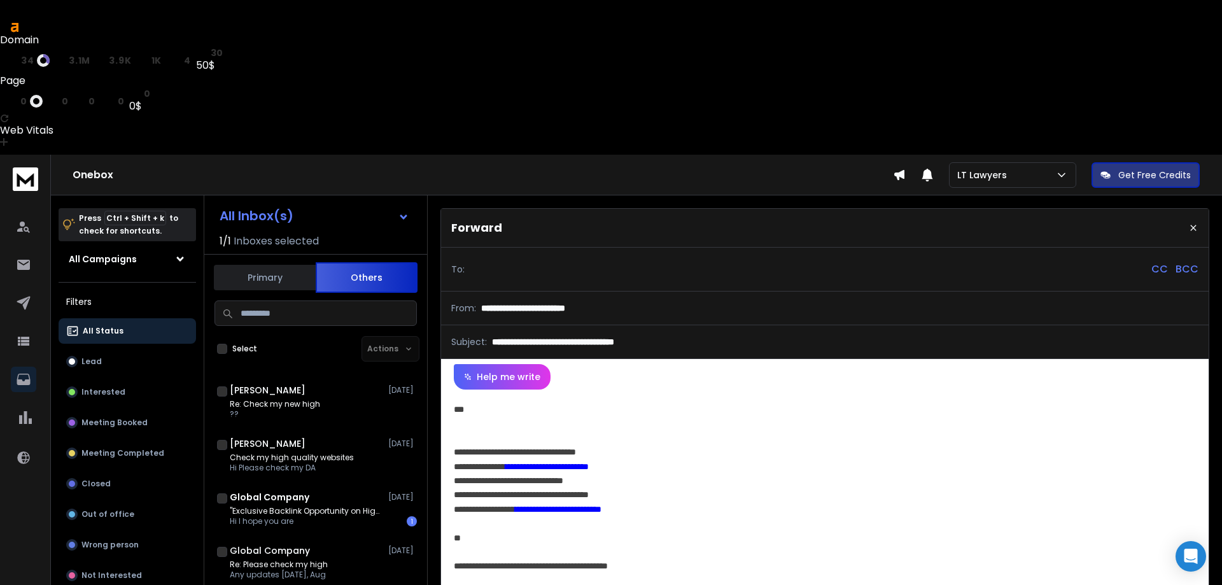
click at [1191, 225] on icon at bounding box center [1193, 228] width 6 height 6
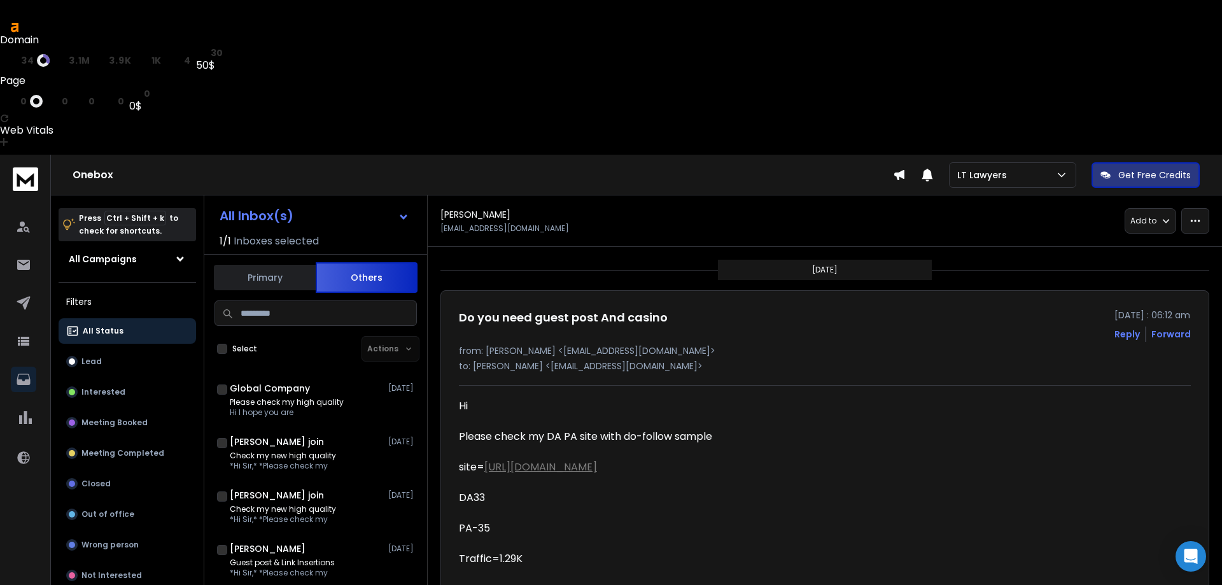
scroll to position [599, 0]
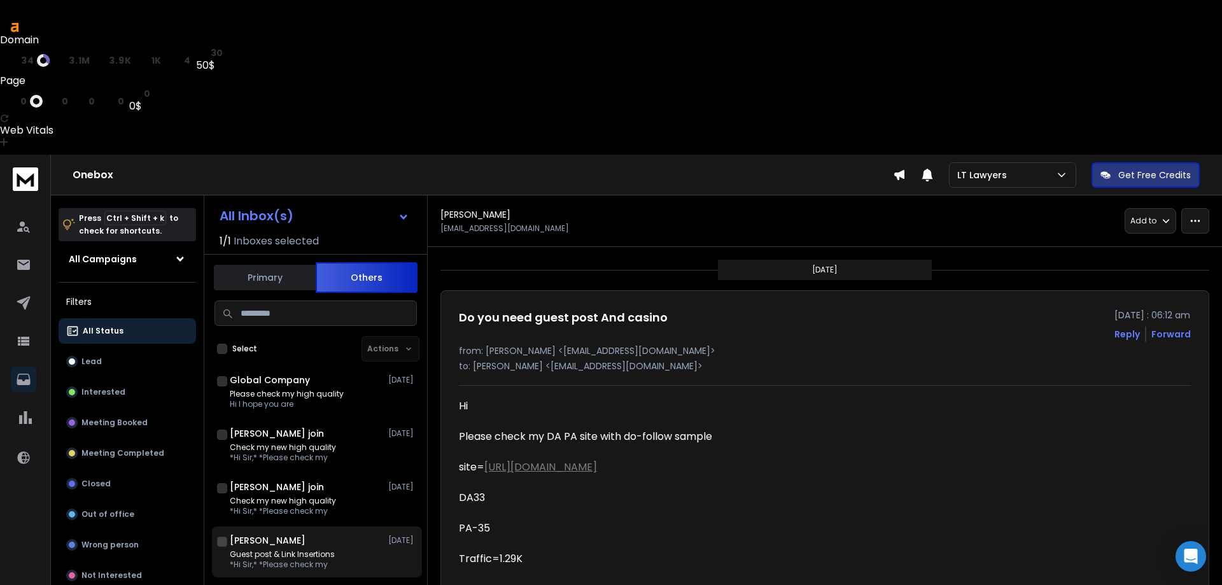
click at [323, 534] on div "Millie Falreya 31 Jul" at bounding box center [323, 540] width 187 height 13
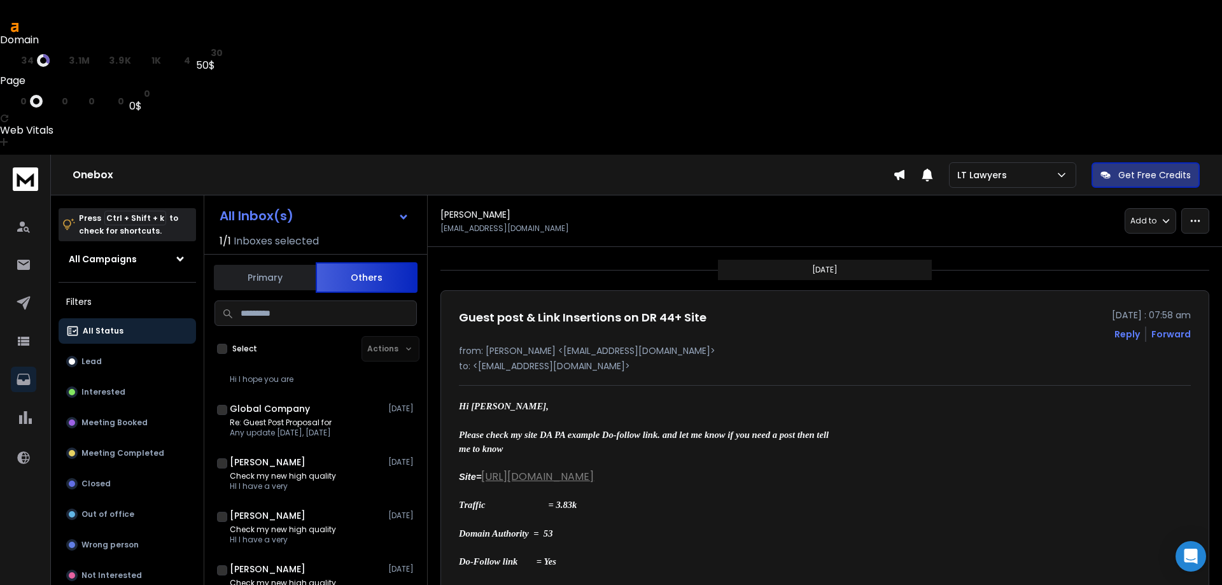
scroll to position [1014, 0]
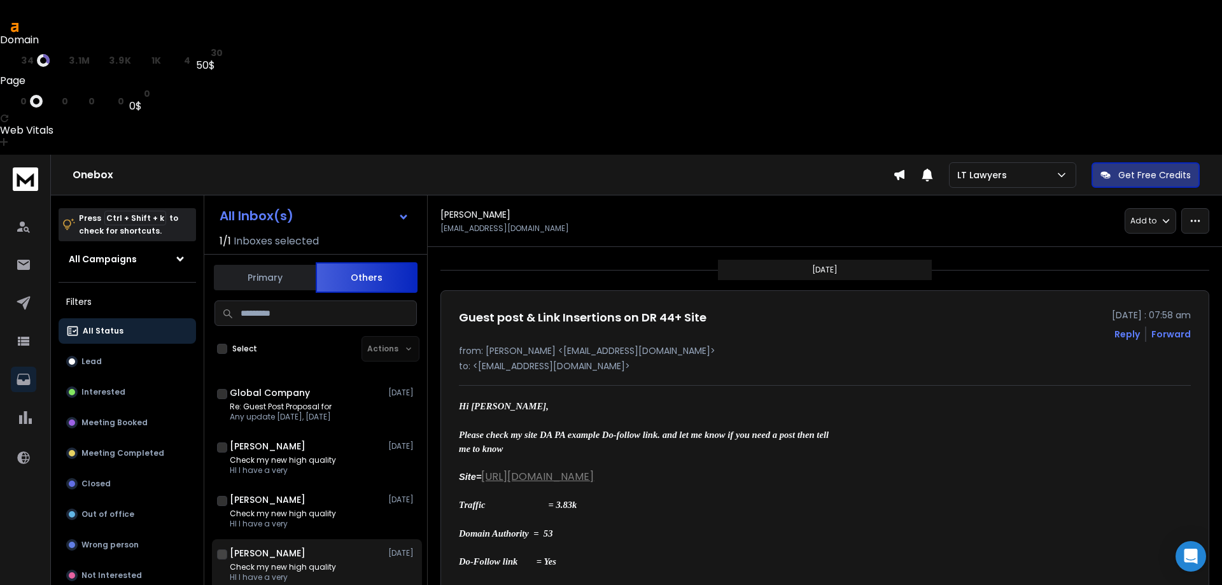
click at [308, 562] on p "Check my new high quality" at bounding box center [283, 567] width 106 height 10
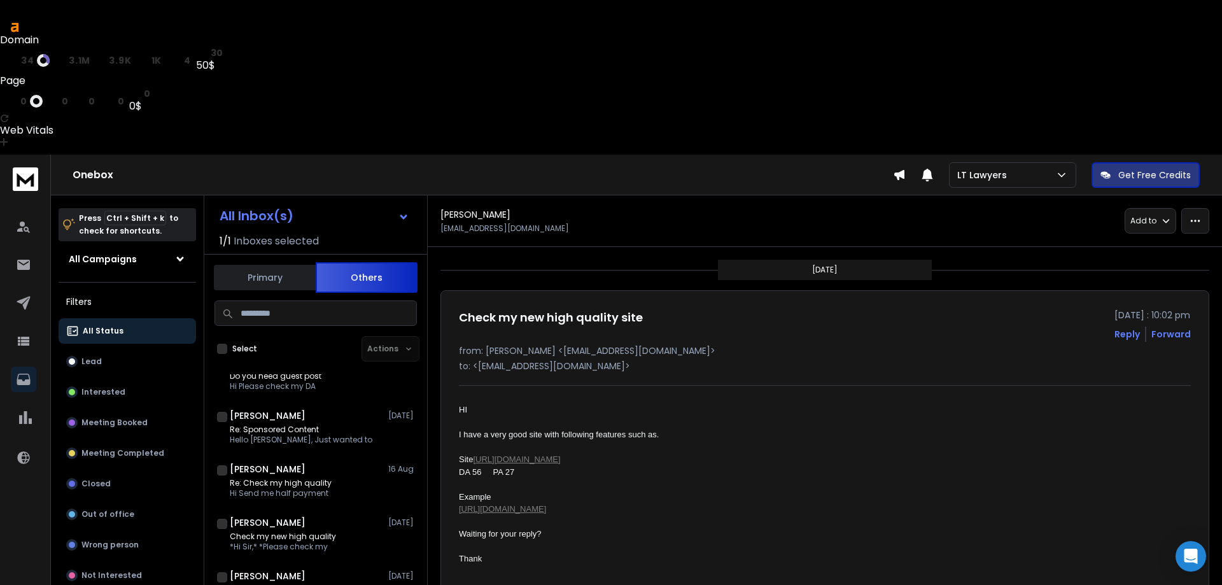
scroll to position [0, 0]
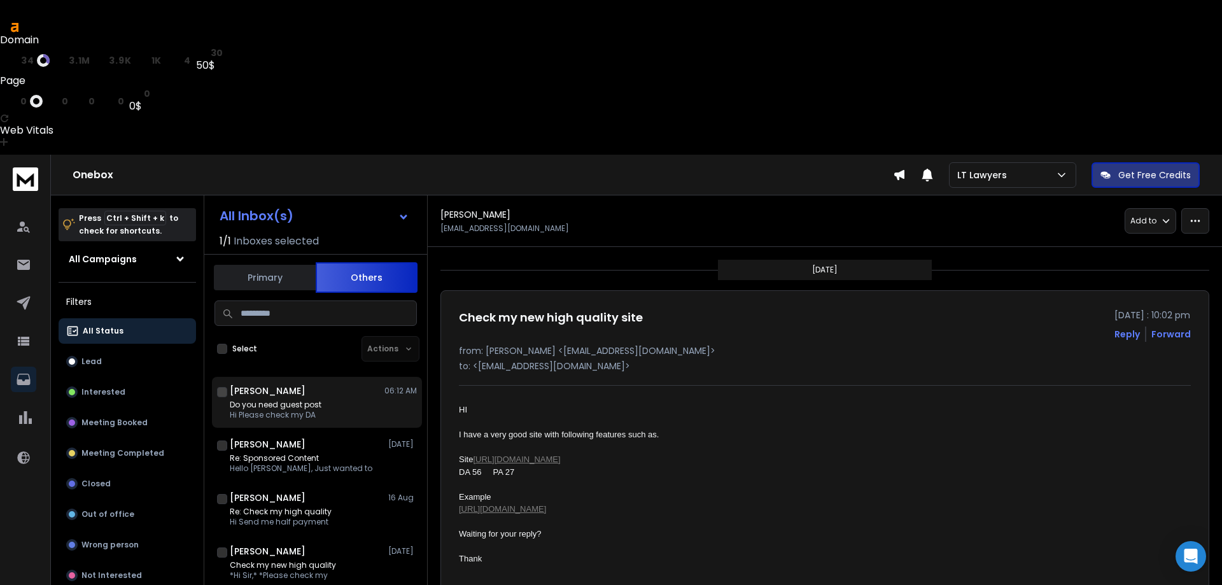
click at [342, 400] on div "Do you need guest post Hi Please check my DA" at bounding box center [323, 410] width 187 height 20
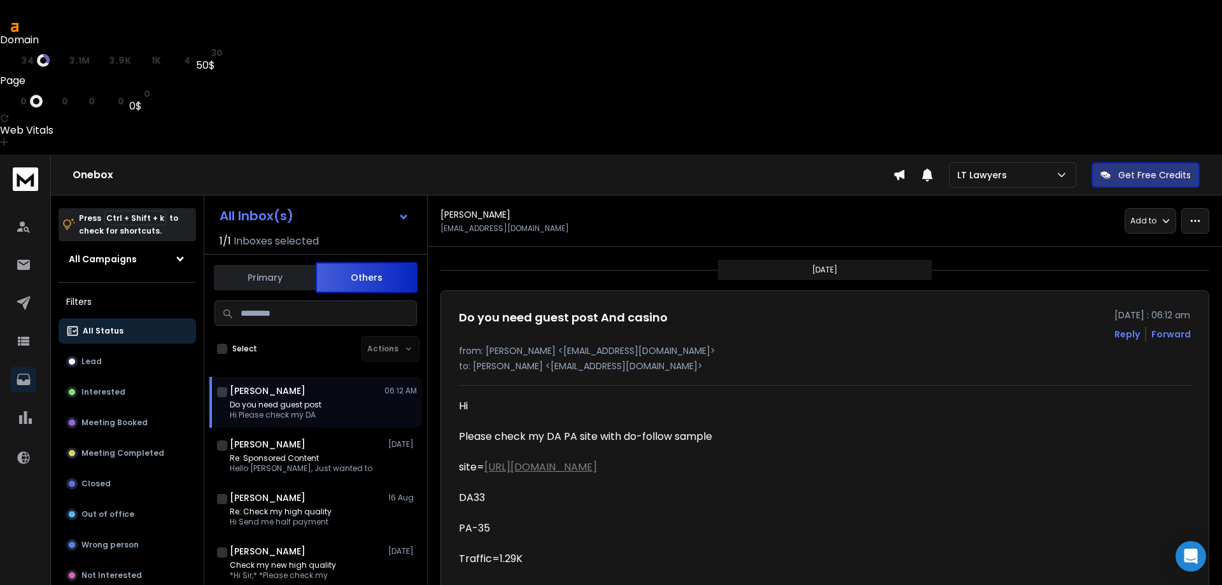
click at [783, 208] on div "Jon Boys JB jonboyslinksale@gmail.com" at bounding box center [630, 220] width 380 height 25
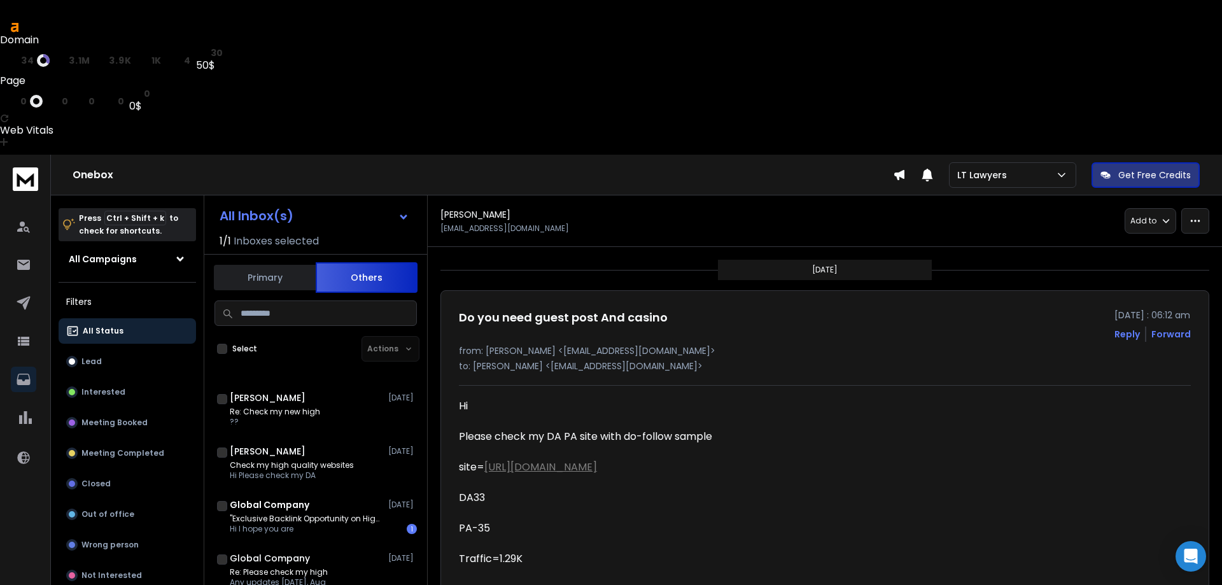
scroll to position [321, 0]
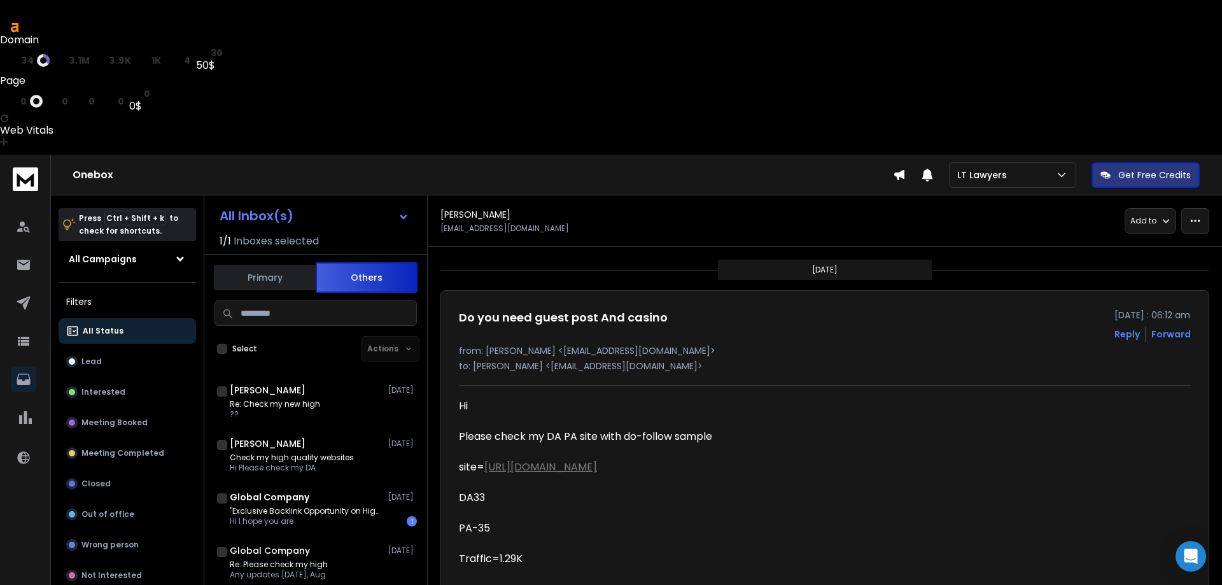
click at [31, 426] on div "H" at bounding box center [25, 447] width 51 height 585
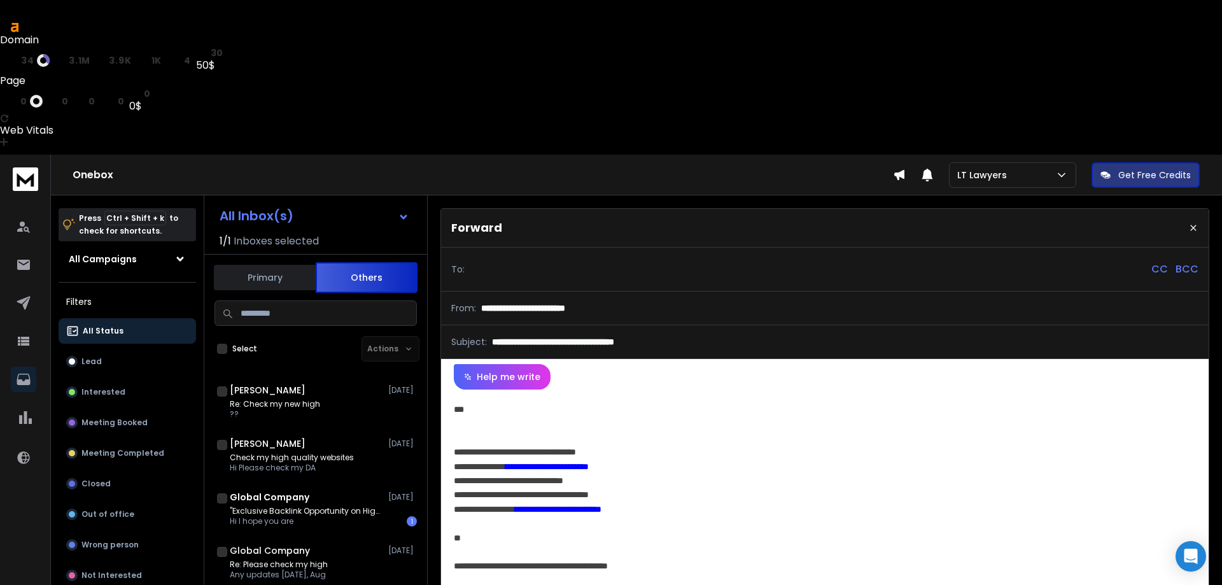
click at [1191, 225] on icon at bounding box center [1193, 228] width 6 height 6
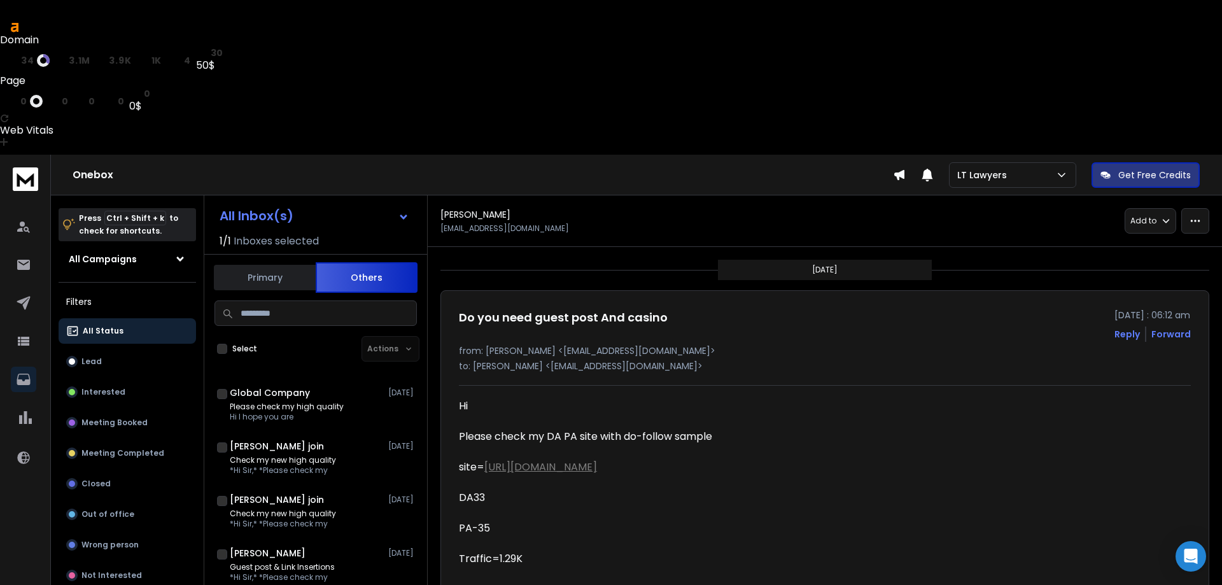
scroll to position [598, 0]
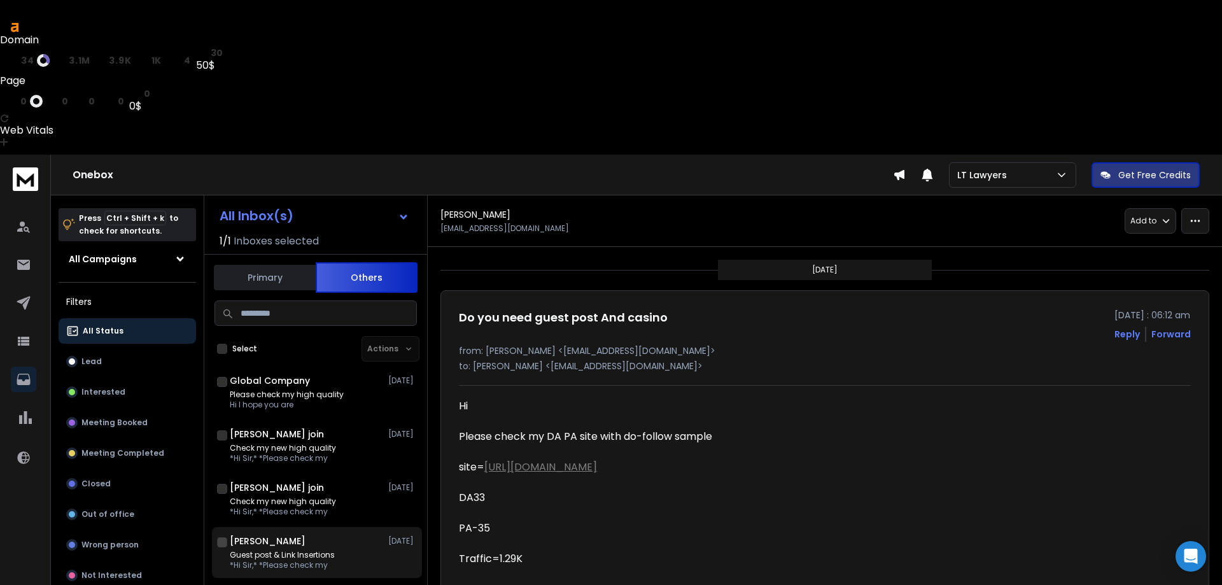
click at [323, 534] on div "Millie Falreya 31 Jul" at bounding box center [323, 540] width 187 height 13
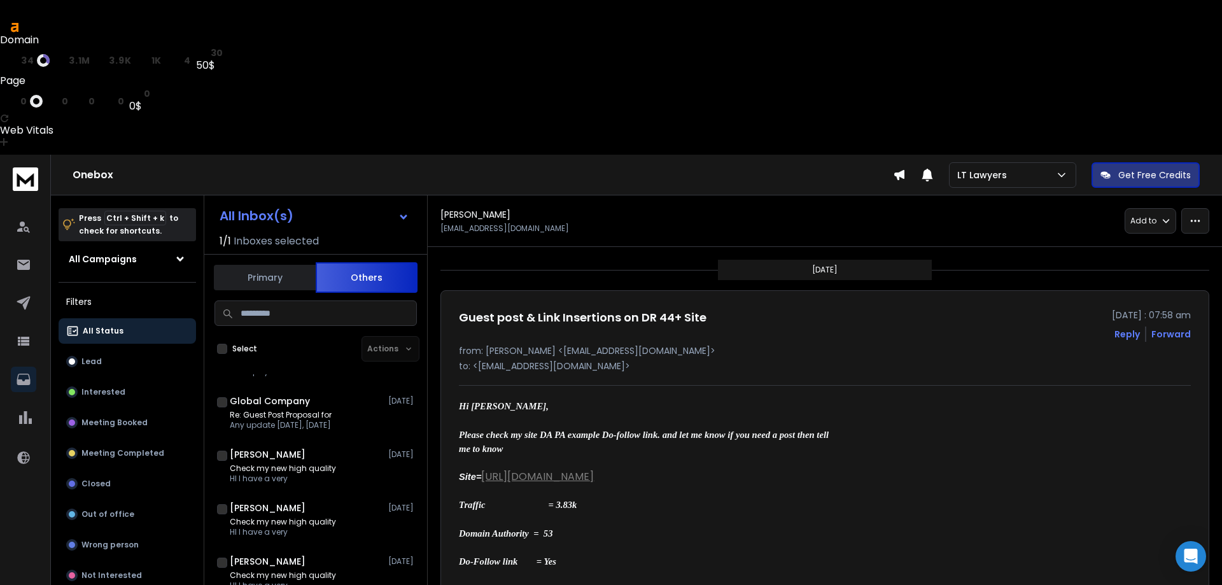
scroll to position [1010, 0]
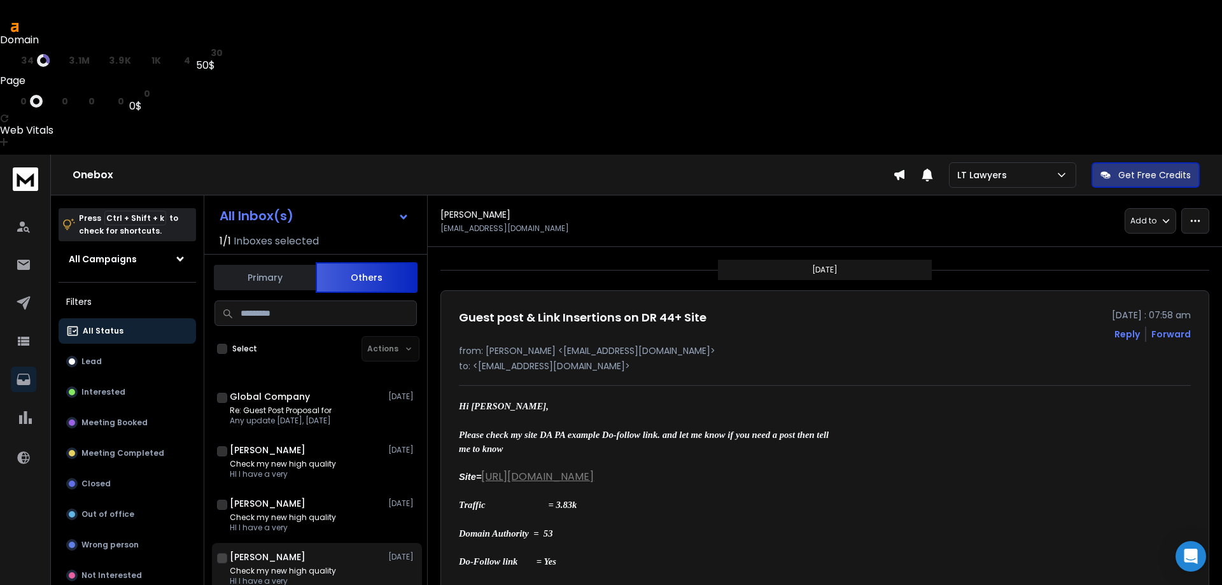
click at [308, 550] on div "Humaira Rajpoot 24 Jul Check my new high quality HI I have a very" at bounding box center [323, 568] width 187 height 36
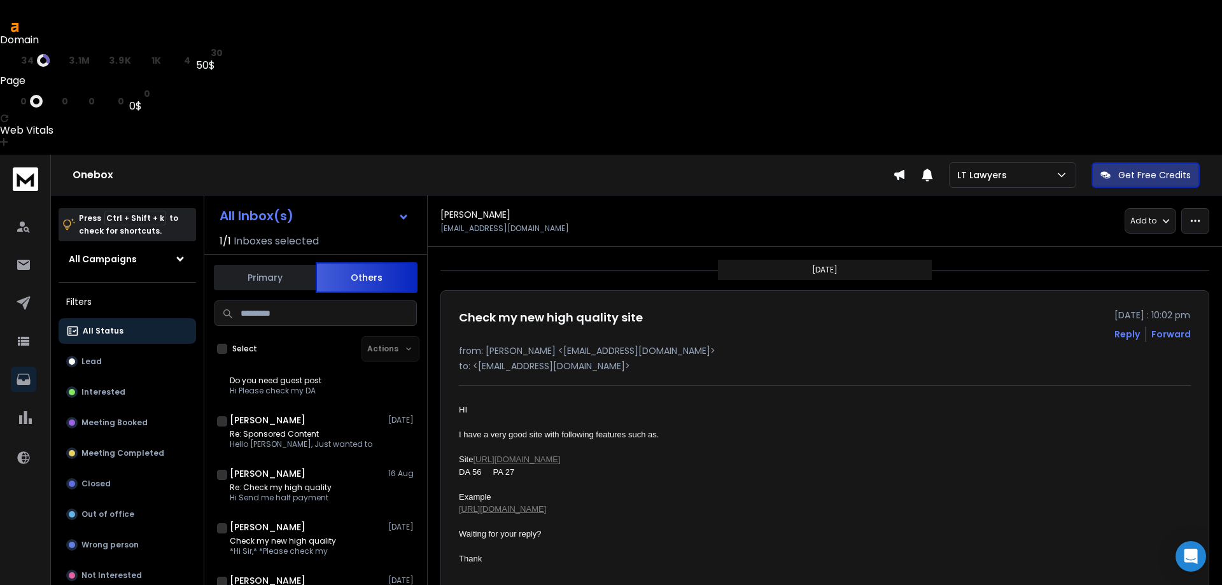
scroll to position [0, 0]
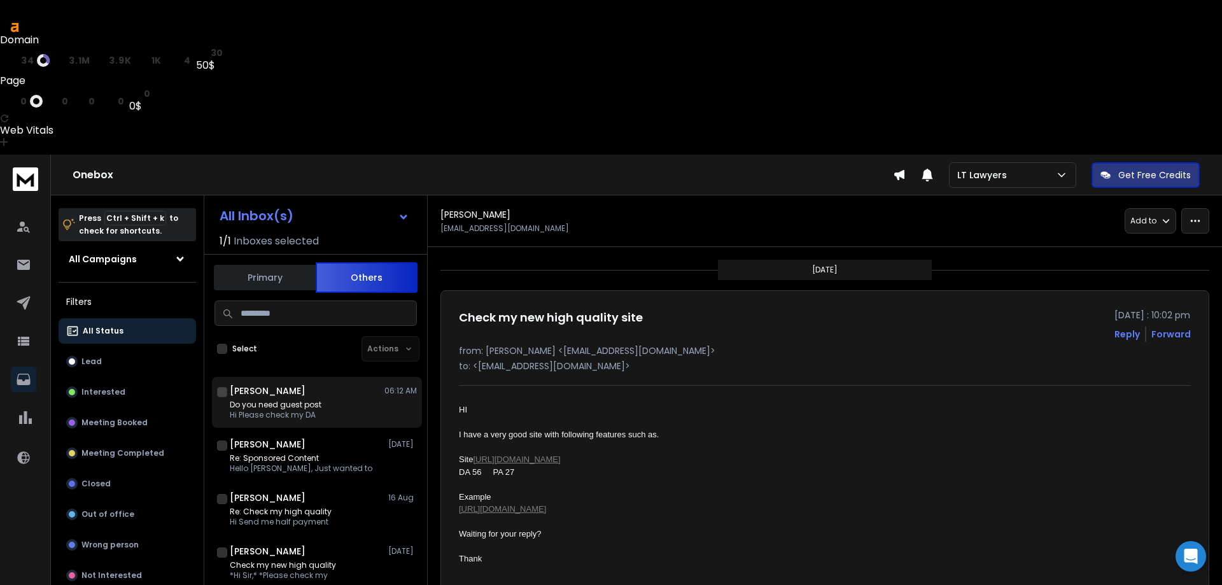
click at [342, 400] on div "Do you need guest post Hi Please check my DA" at bounding box center [323, 410] width 187 height 20
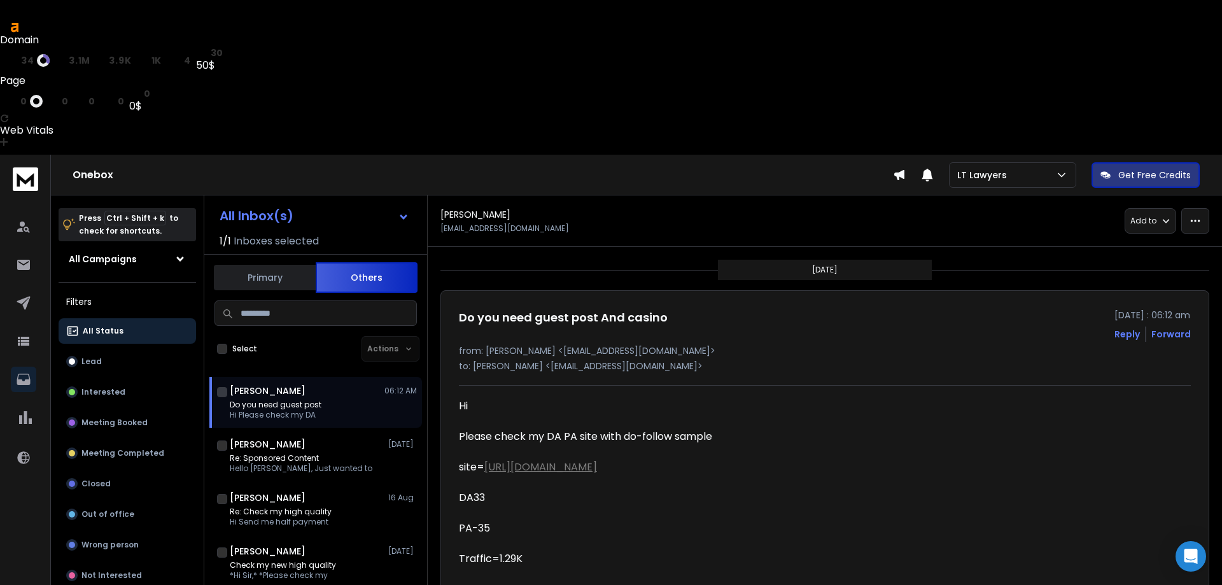
click at [783, 208] on div "Jon Boys JB jonboyslinksale@gmail.com" at bounding box center [630, 220] width 380 height 25
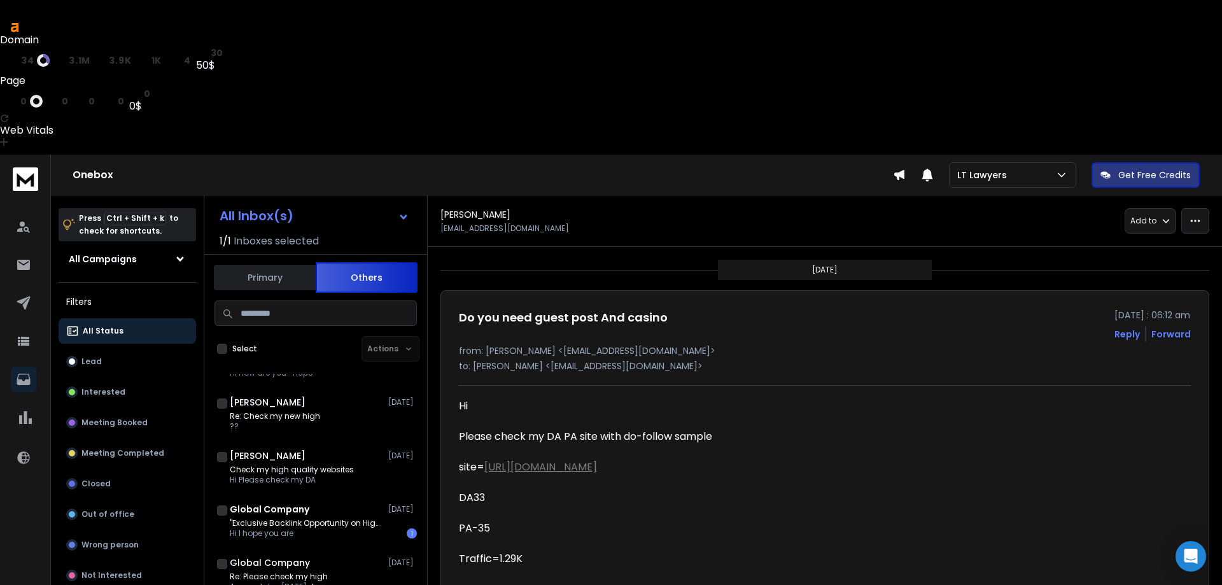
scroll to position [321, 0]
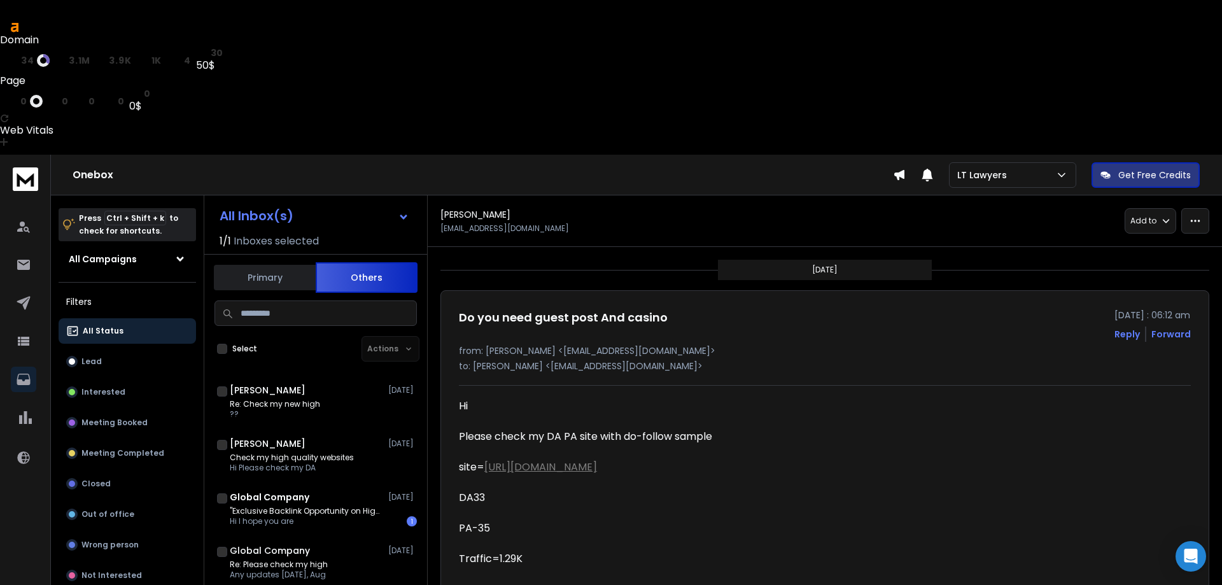
click at [31, 426] on div "H" at bounding box center [25, 447] width 51 height 585
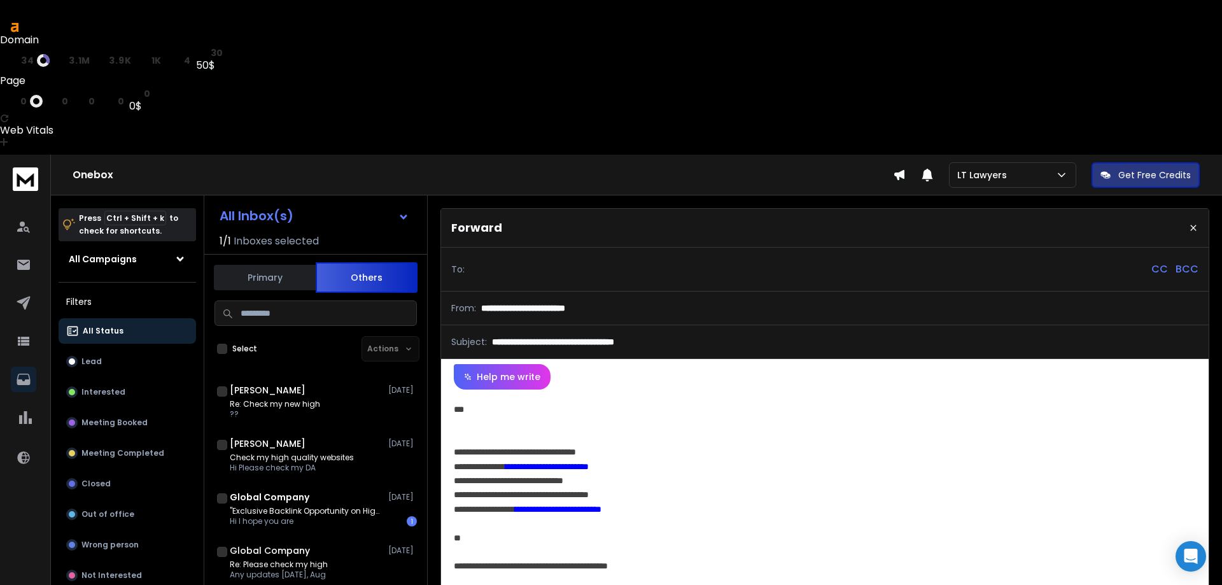
click at [1191, 225] on icon at bounding box center [1193, 228] width 6 height 6
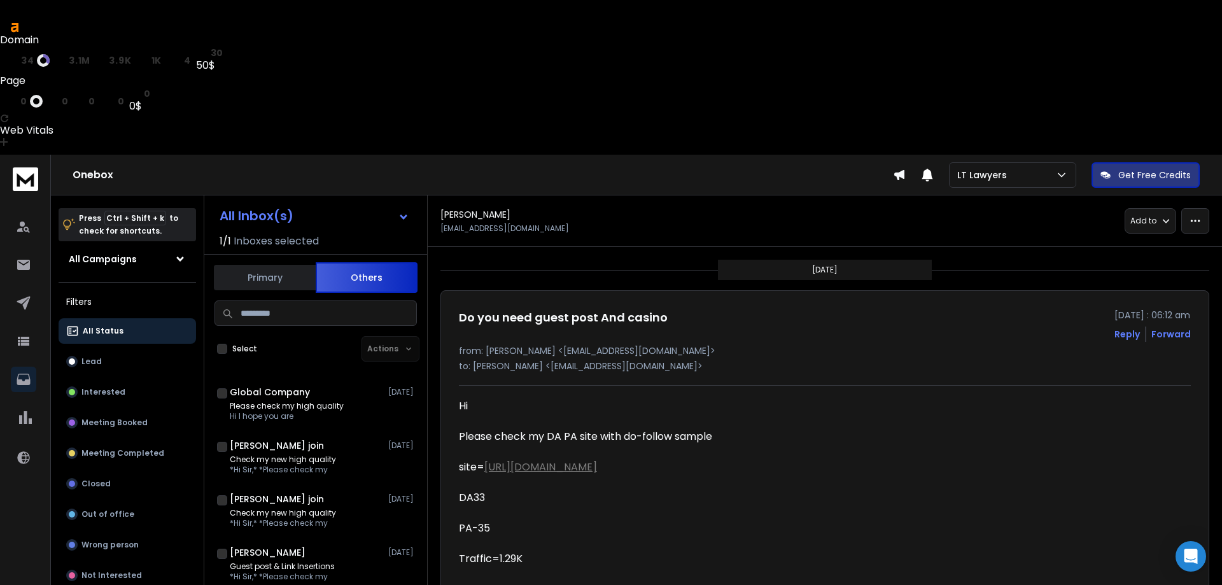
scroll to position [599, 0]
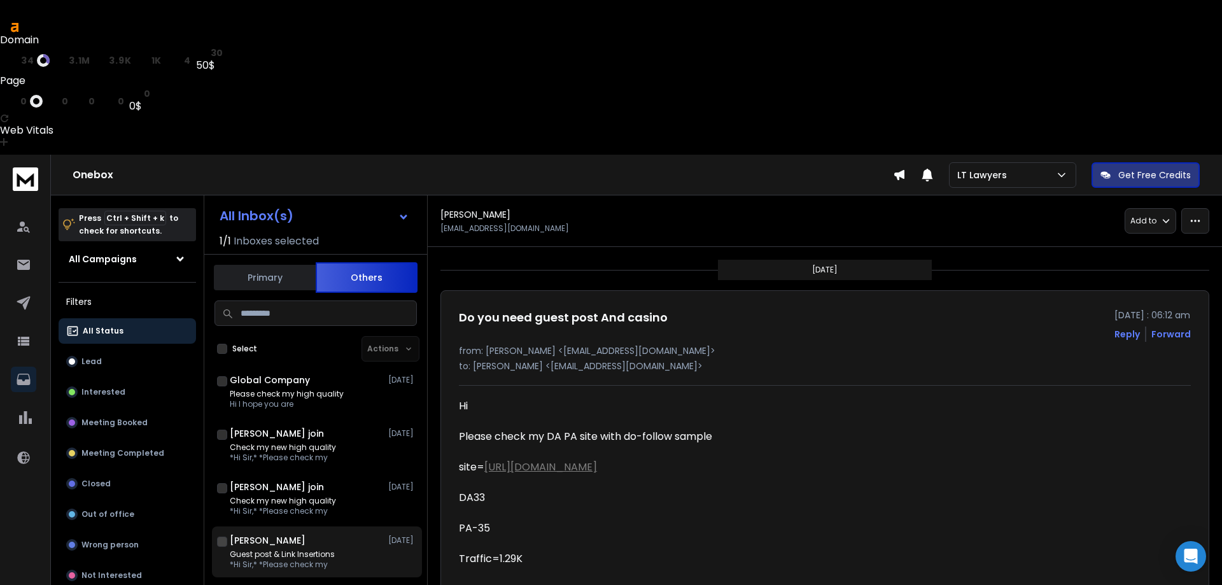
click at [323, 534] on div "Millie Falreya 31 Jul" at bounding box center [323, 540] width 187 height 13
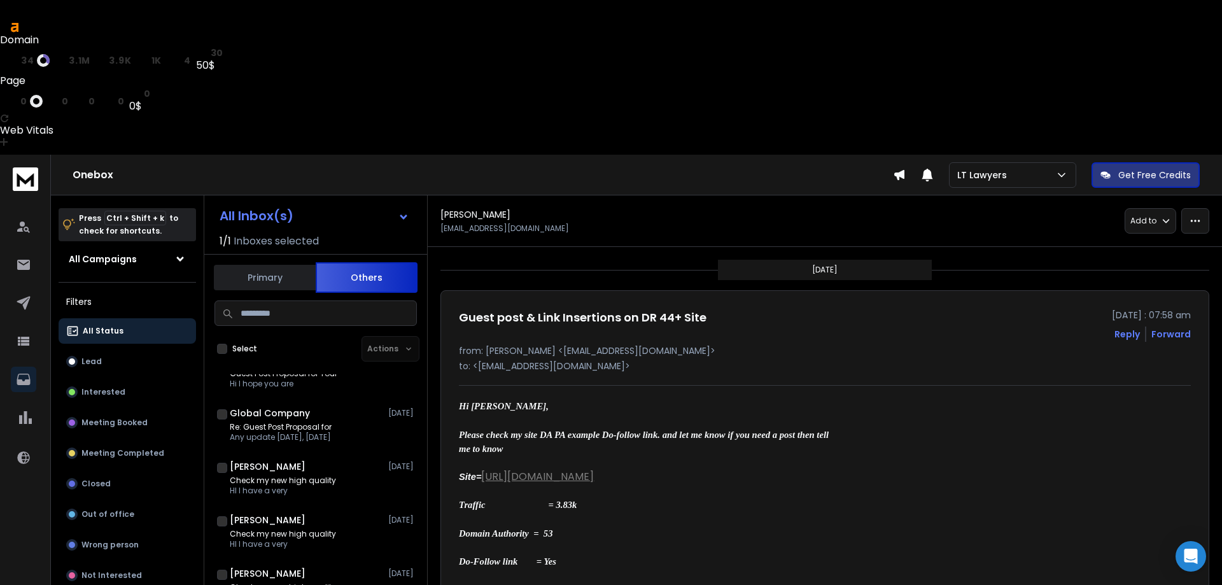
scroll to position [1013, 0]
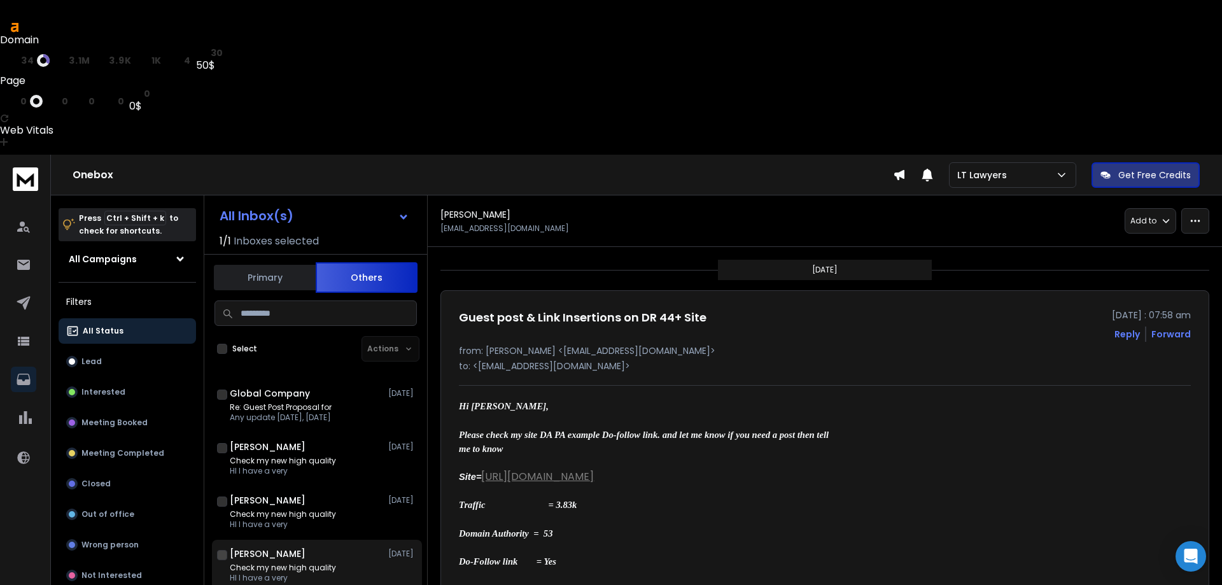
click at [308, 562] on p "Check my new high quality" at bounding box center [283, 567] width 106 height 10
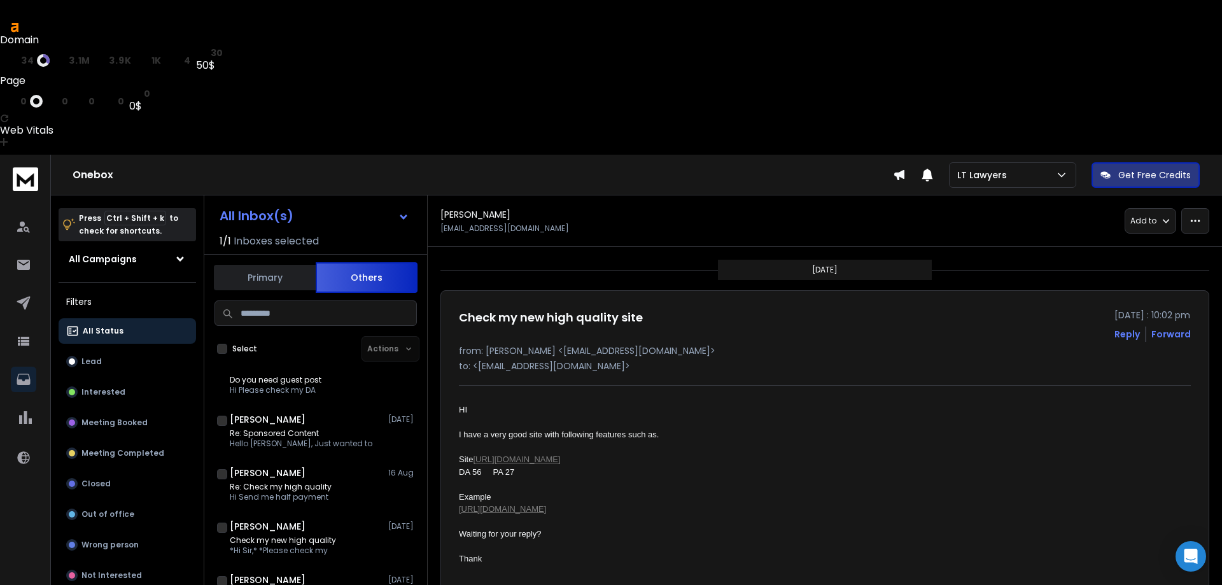
scroll to position [0, 0]
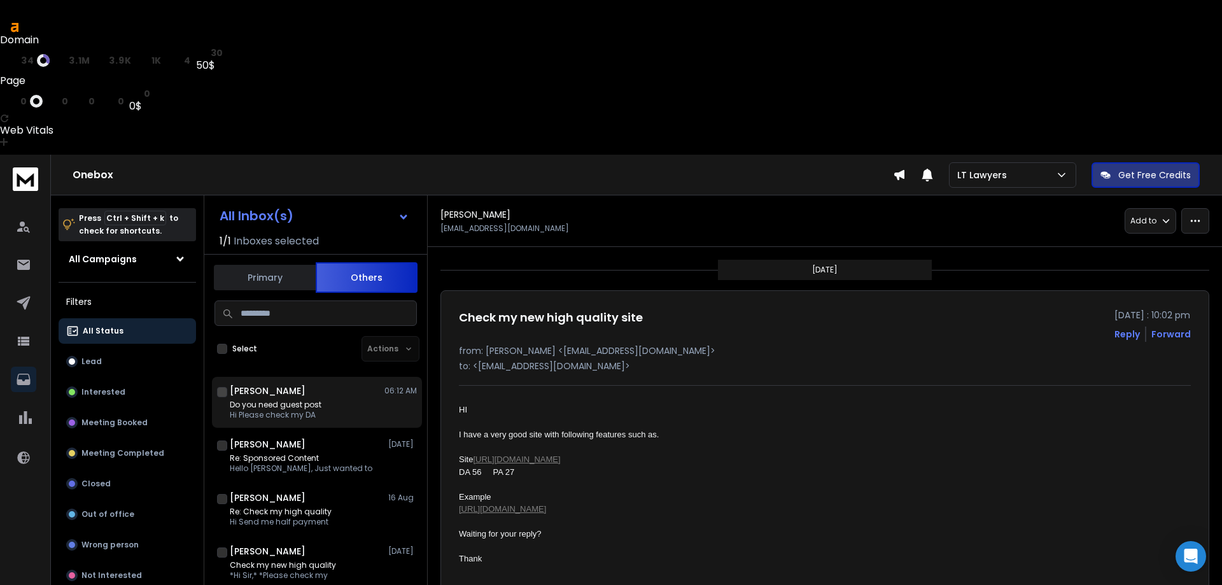
click at [342, 400] on div "Do you need guest post Hi Please check my DA" at bounding box center [323, 410] width 187 height 20
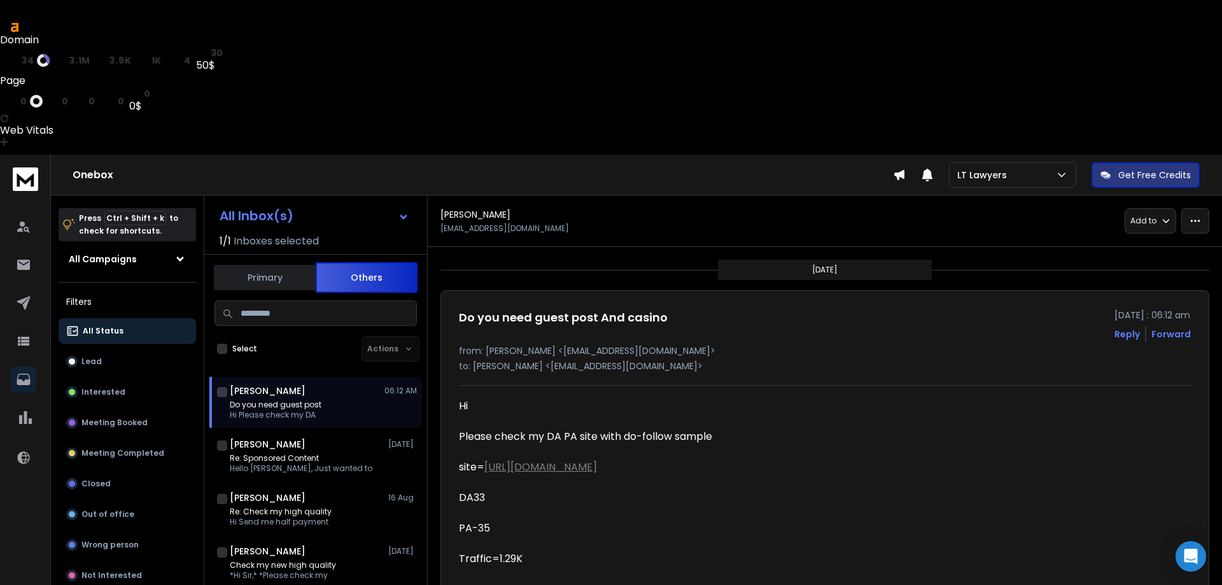
click at [783, 208] on div "Jon Boys JB jonboyslinksale@gmail.com" at bounding box center [630, 220] width 380 height 25
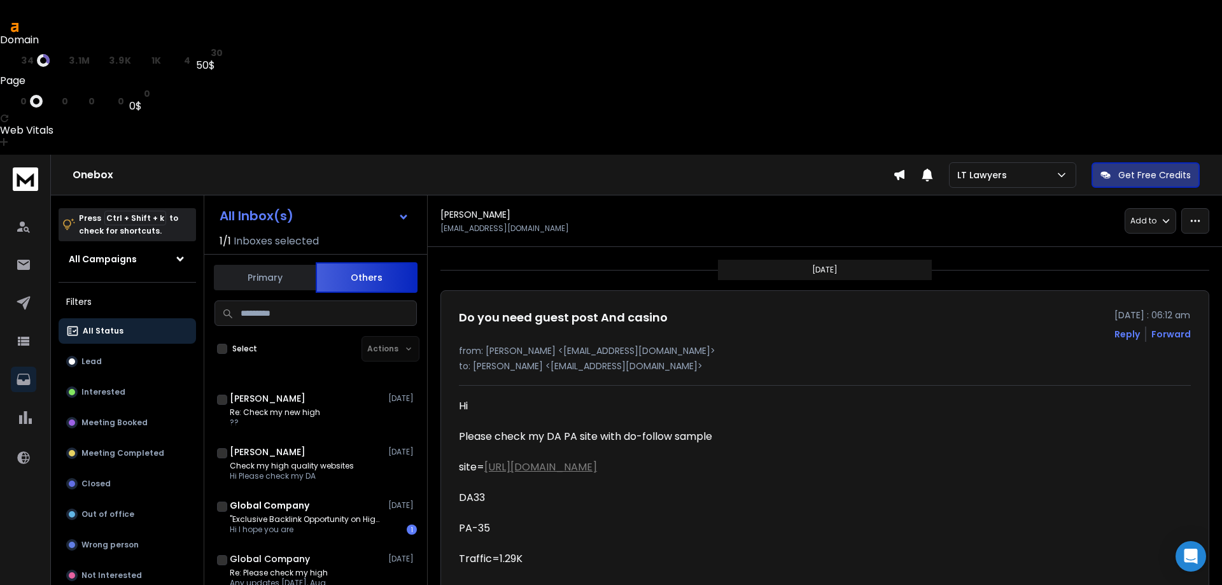
scroll to position [321, 0]
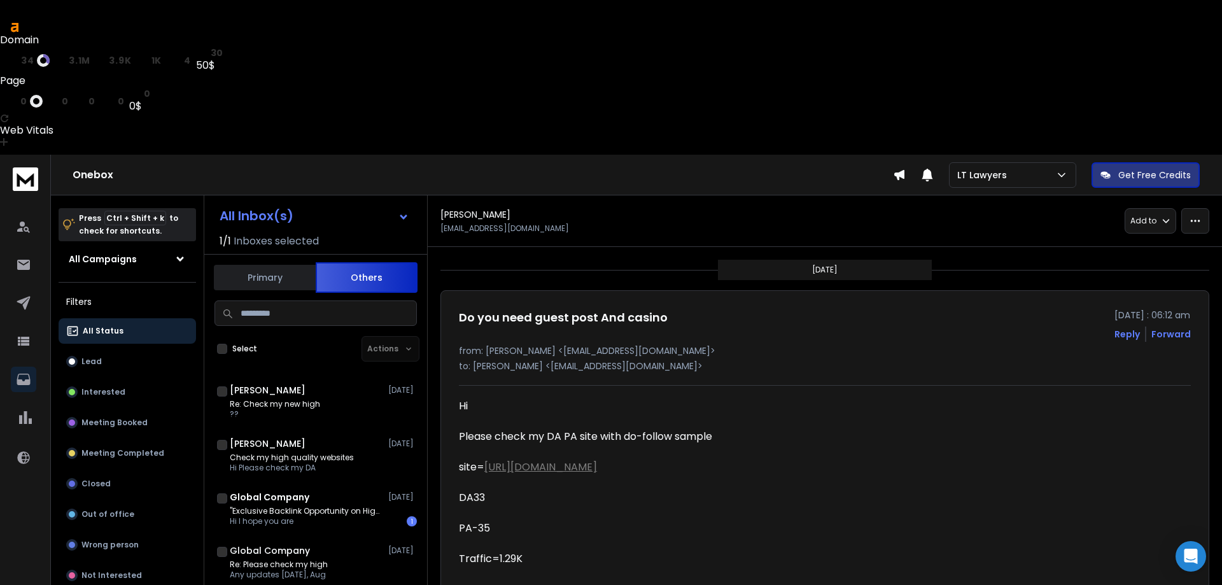
click at [31, 426] on div "H" at bounding box center [25, 447] width 51 height 585
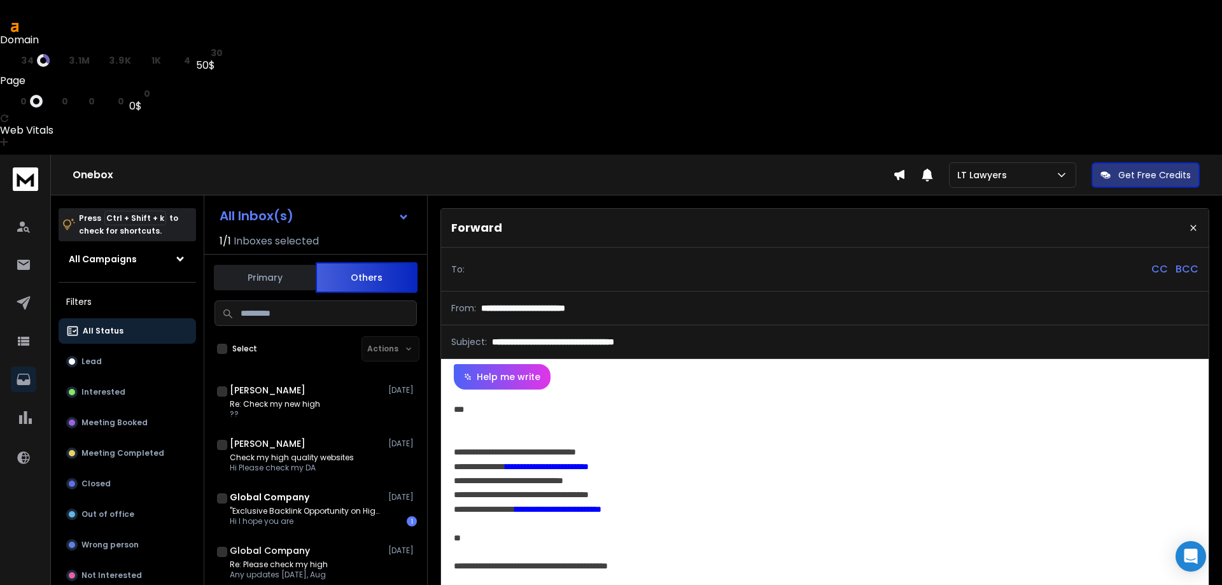
click at [1191, 225] on icon at bounding box center [1193, 228] width 6 height 6
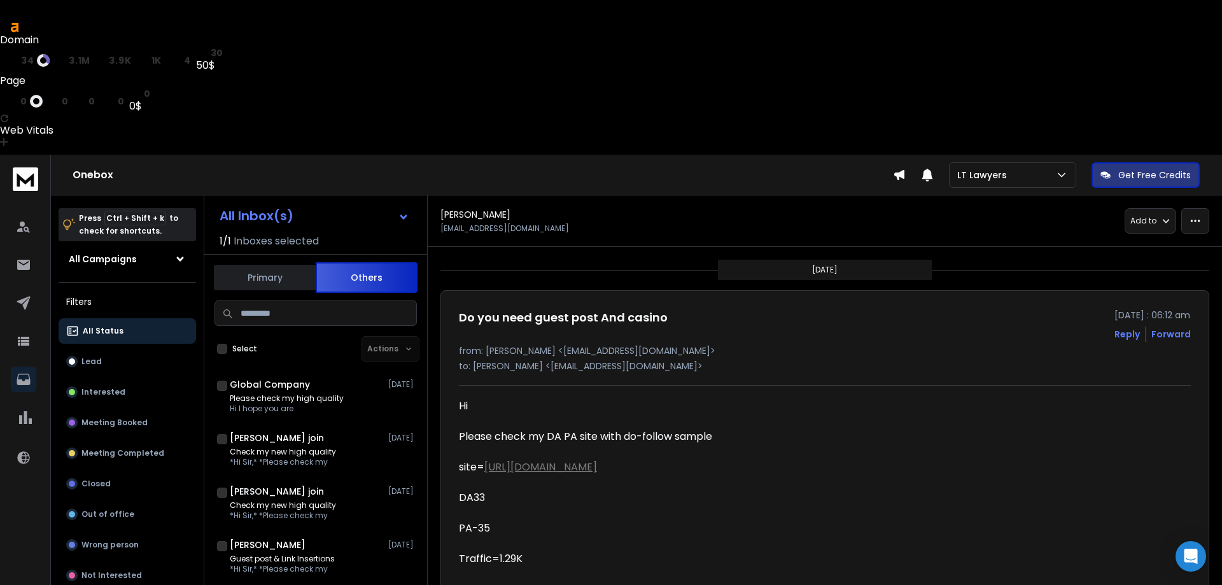
scroll to position [599, 0]
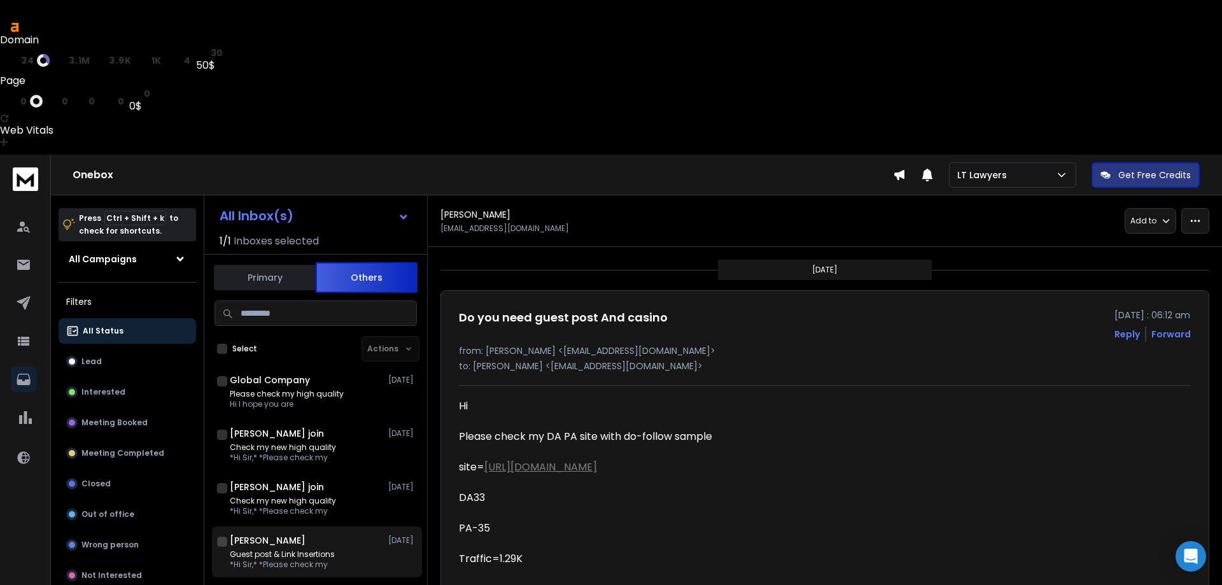
click at [323, 534] on div "Millie Falreya 31 Jul" at bounding box center [323, 540] width 187 height 13
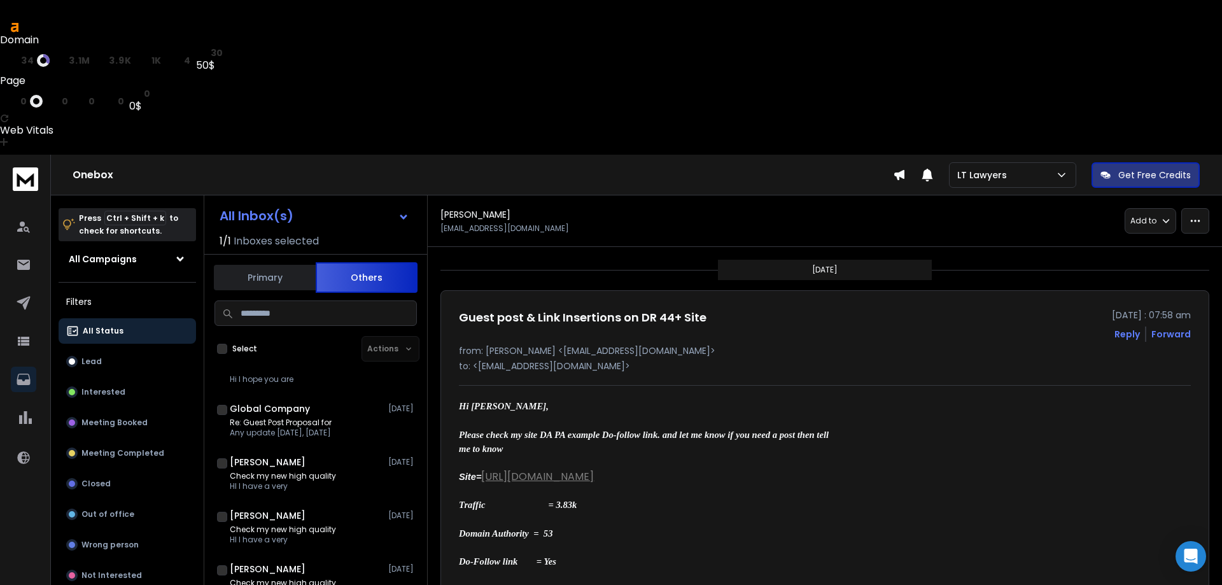
scroll to position [1014, 0]
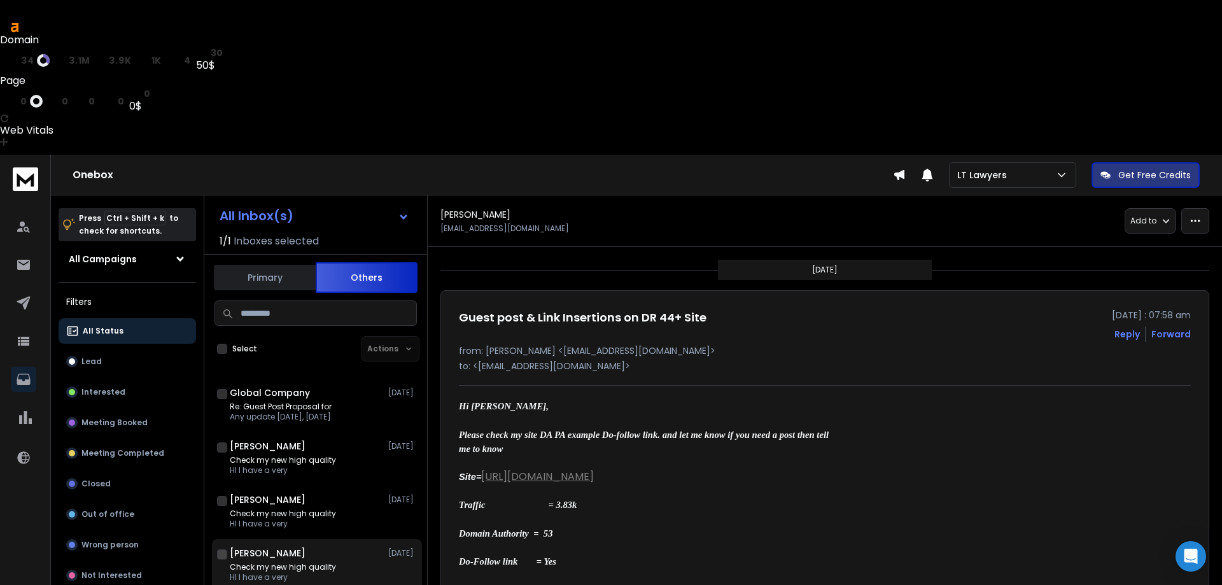
click at [308, 562] on p "Check my new high quality" at bounding box center [283, 567] width 106 height 10
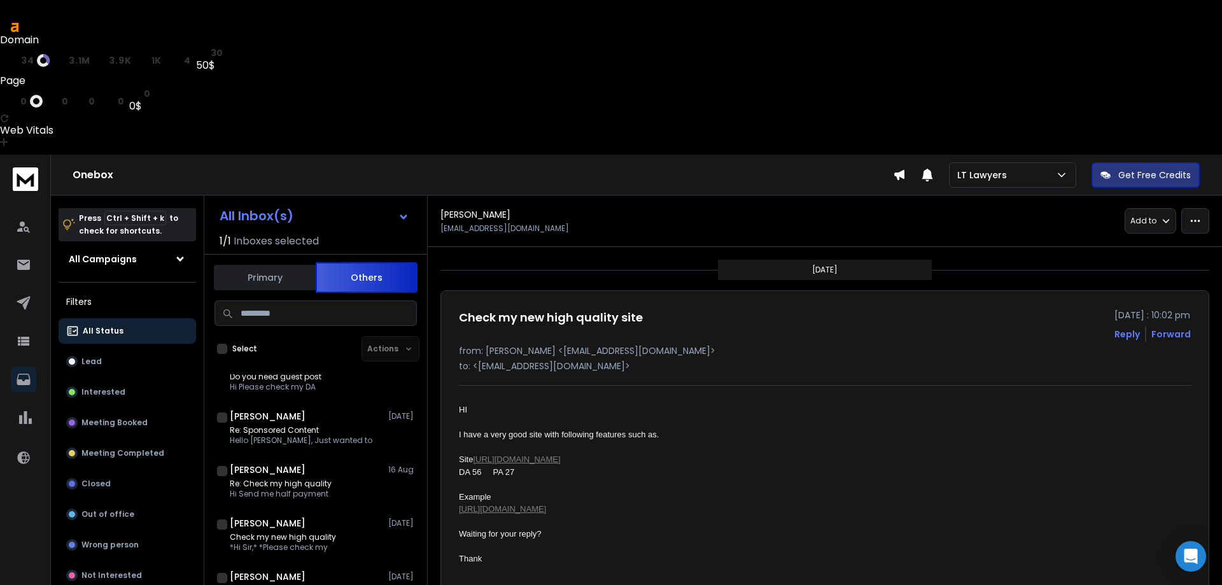
scroll to position [0, 0]
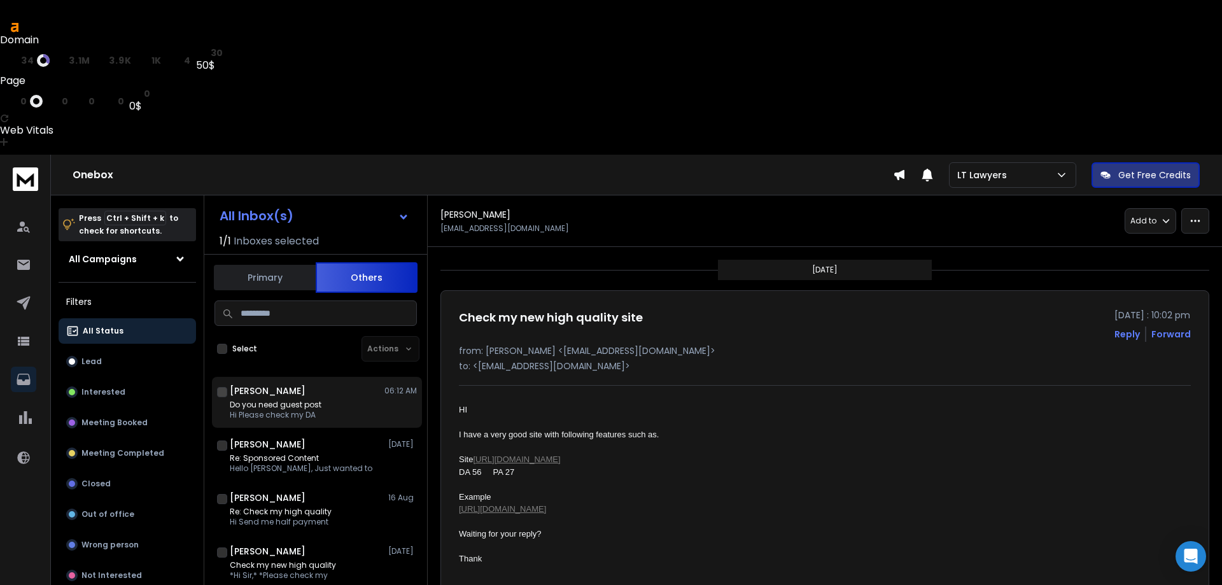
click at [342, 400] on div "Do you need guest post Hi Please check my DA" at bounding box center [323, 410] width 187 height 20
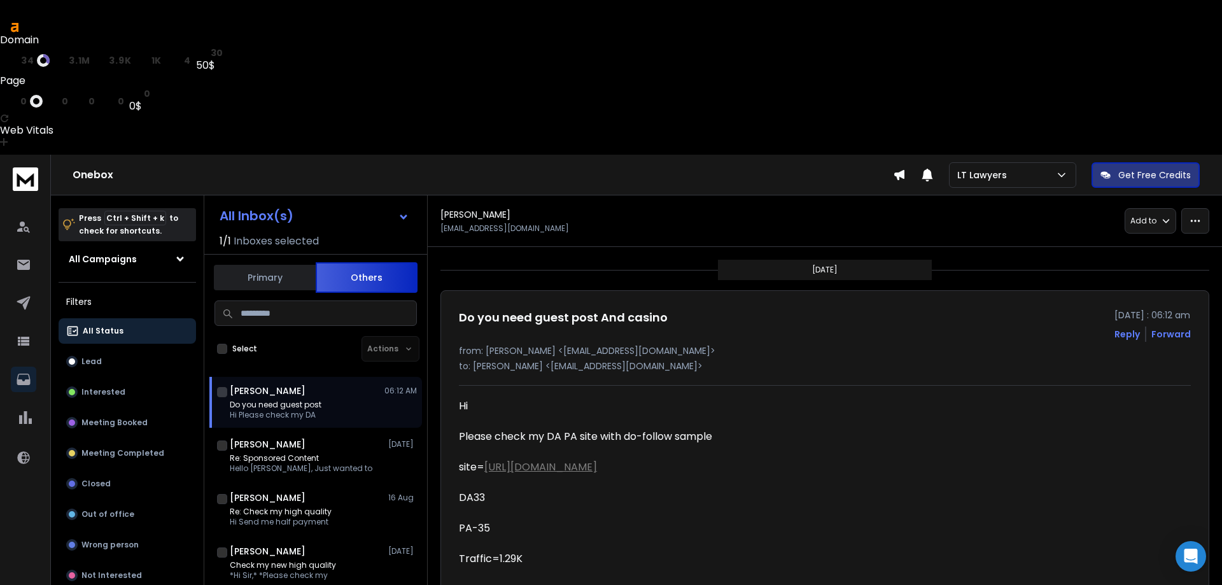
click at [783, 208] on div "Jon Boys JB jonboyslinksale@gmail.com" at bounding box center [630, 220] width 380 height 25
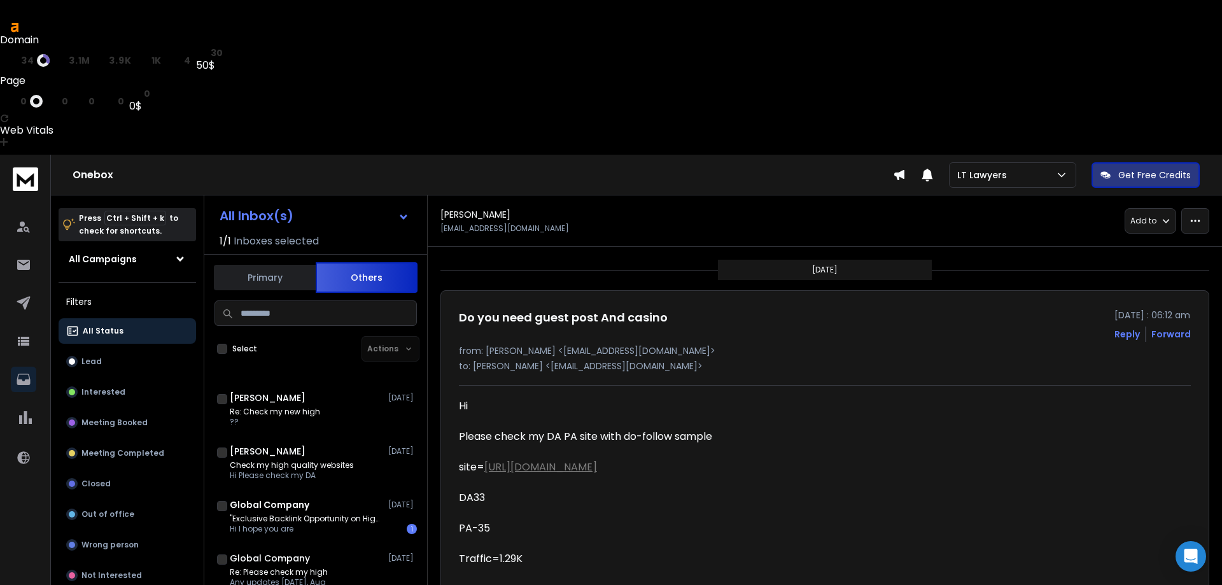
scroll to position [321, 0]
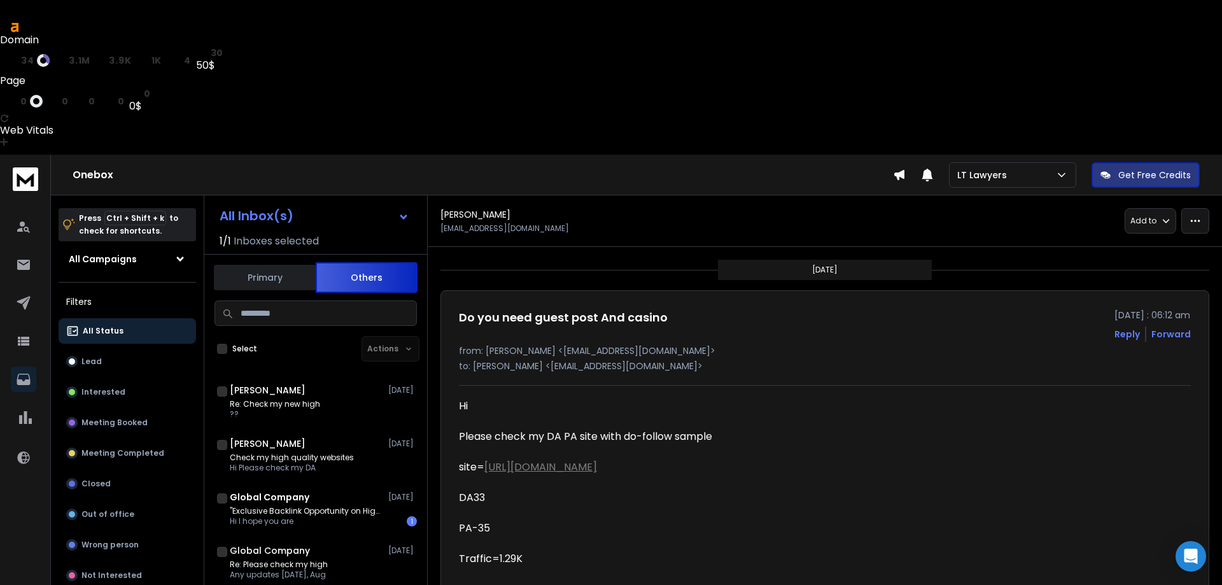
click at [31, 426] on div "H" at bounding box center [25, 447] width 51 height 585
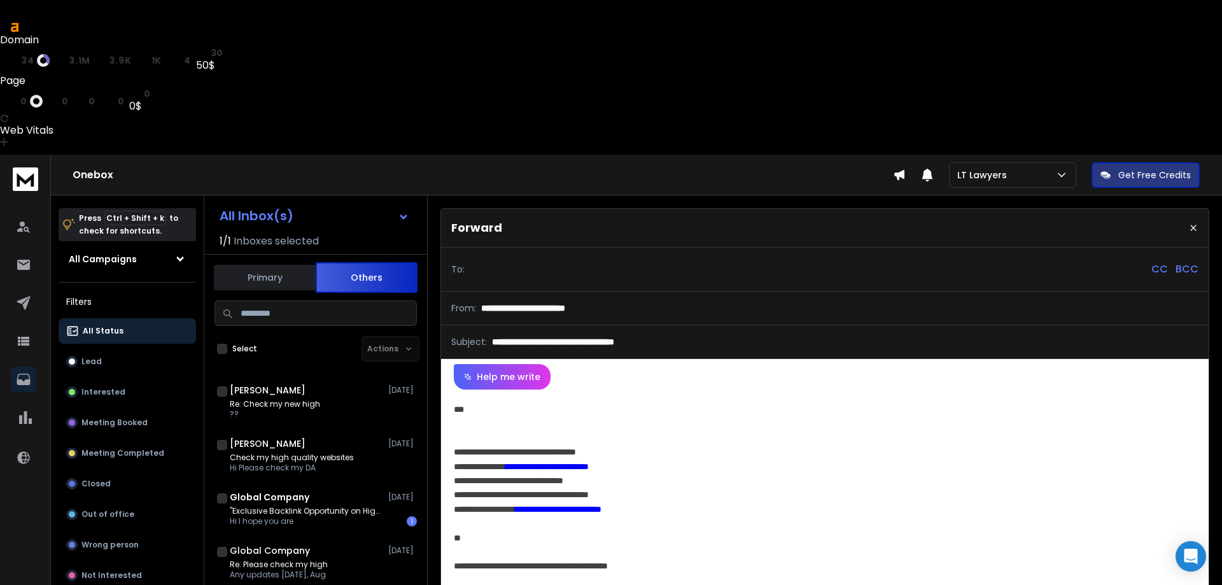
click at [1191, 225] on icon at bounding box center [1193, 228] width 6 height 6
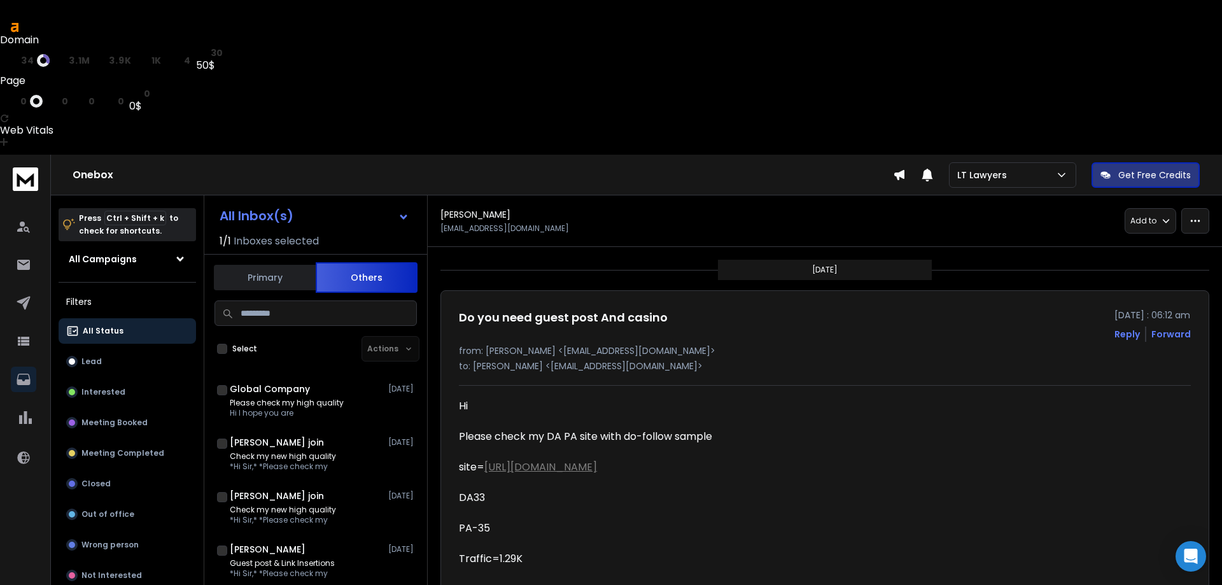
scroll to position [599, 0]
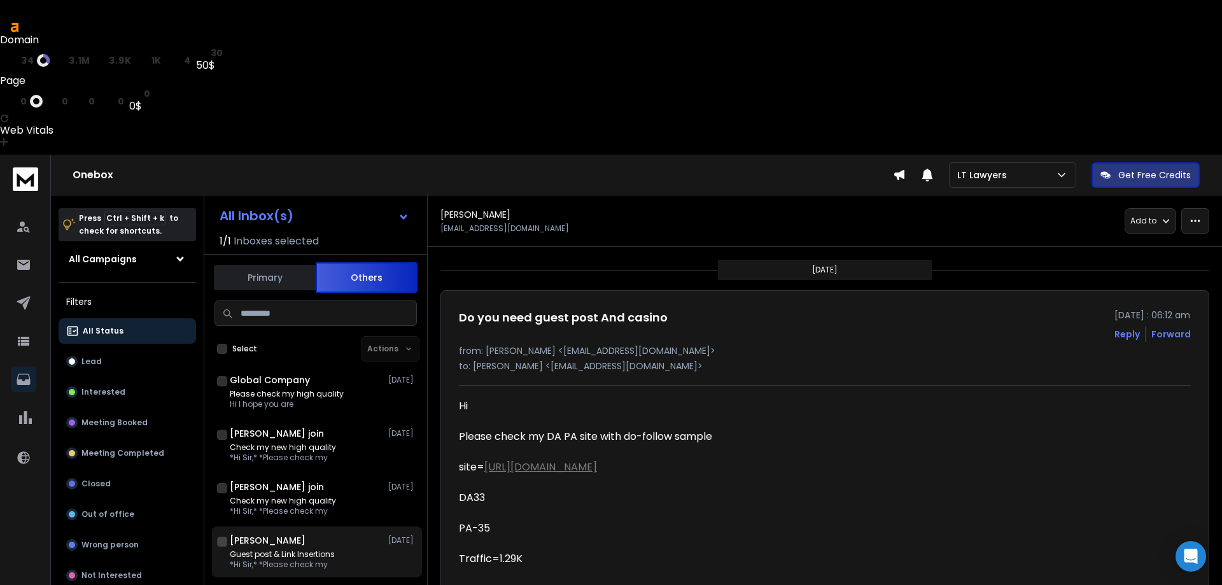
click at [323, 534] on div "Millie Falreya 31 Jul" at bounding box center [323, 540] width 187 height 13
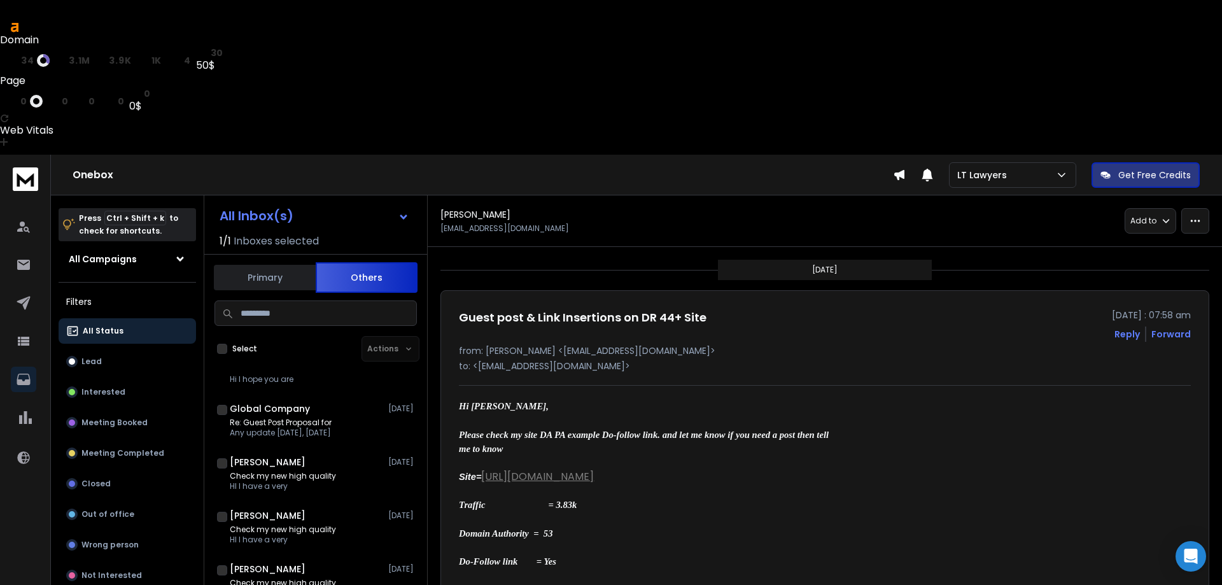
scroll to position [1013, 0]
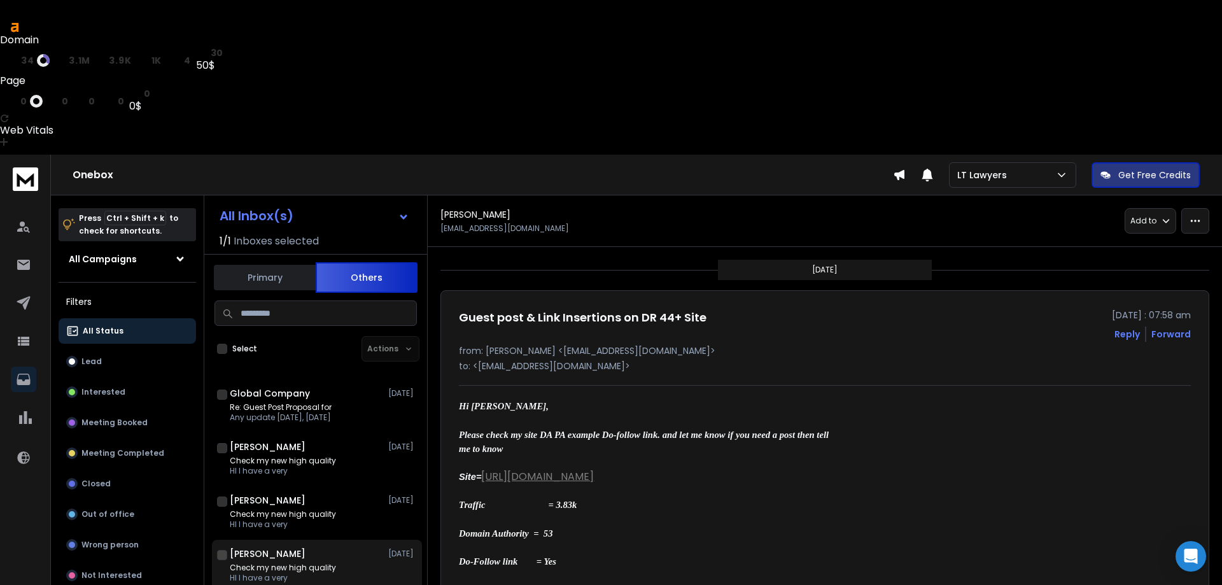
click at [308, 562] on p "Check my new high quality" at bounding box center [283, 567] width 106 height 10
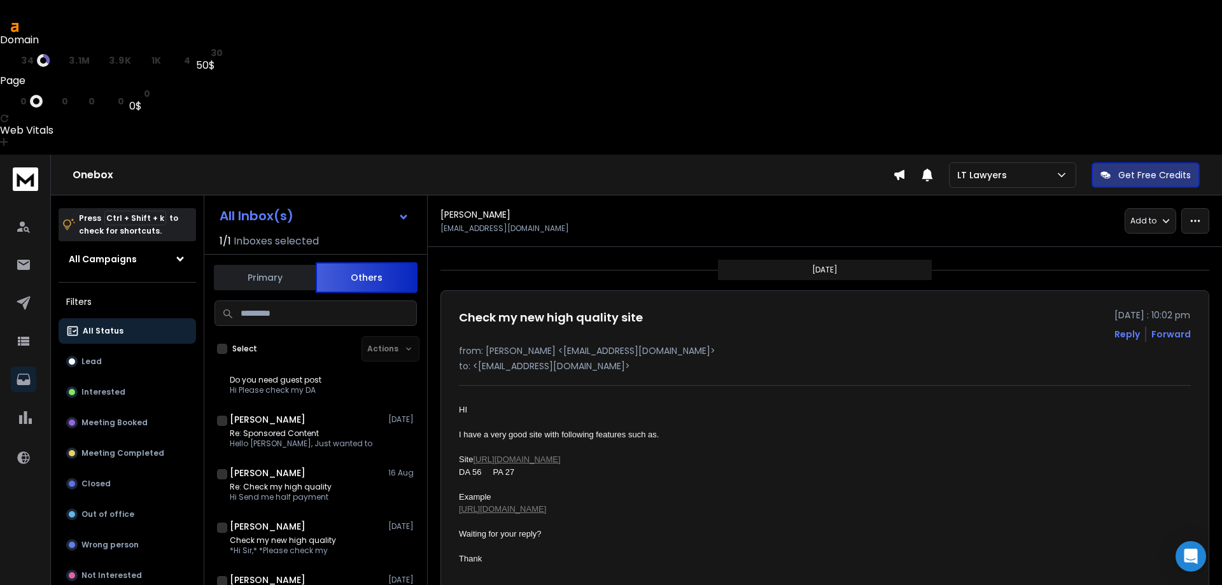
scroll to position [0, 0]
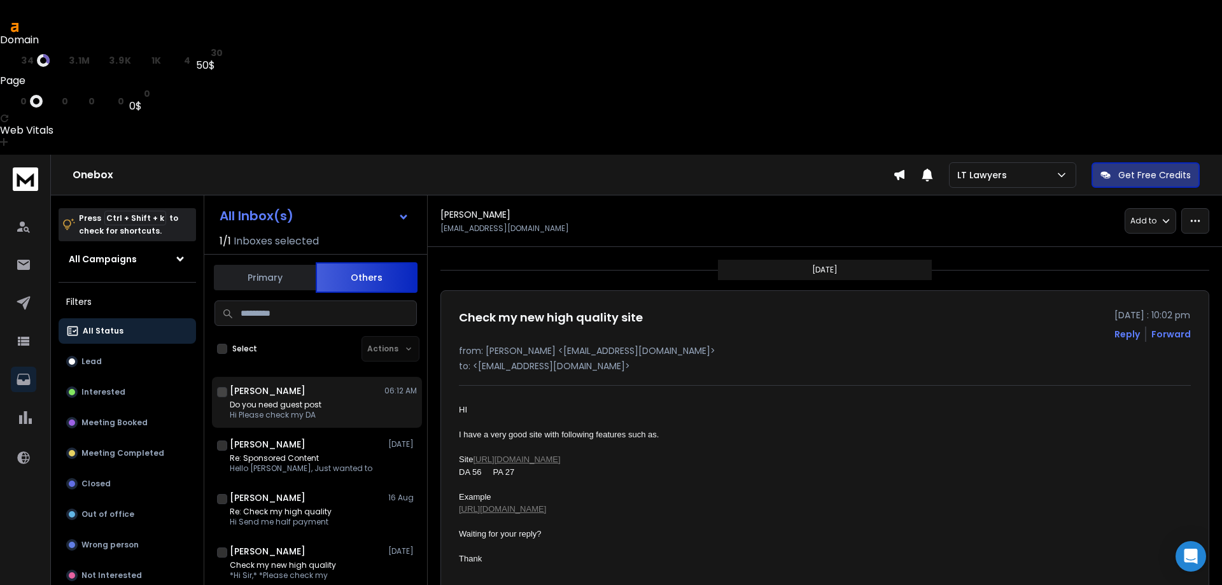
click at [342, 400] on div "Do you need guest post Hi Please check my DA" at bounding box center [323, 410] width 187 height 20
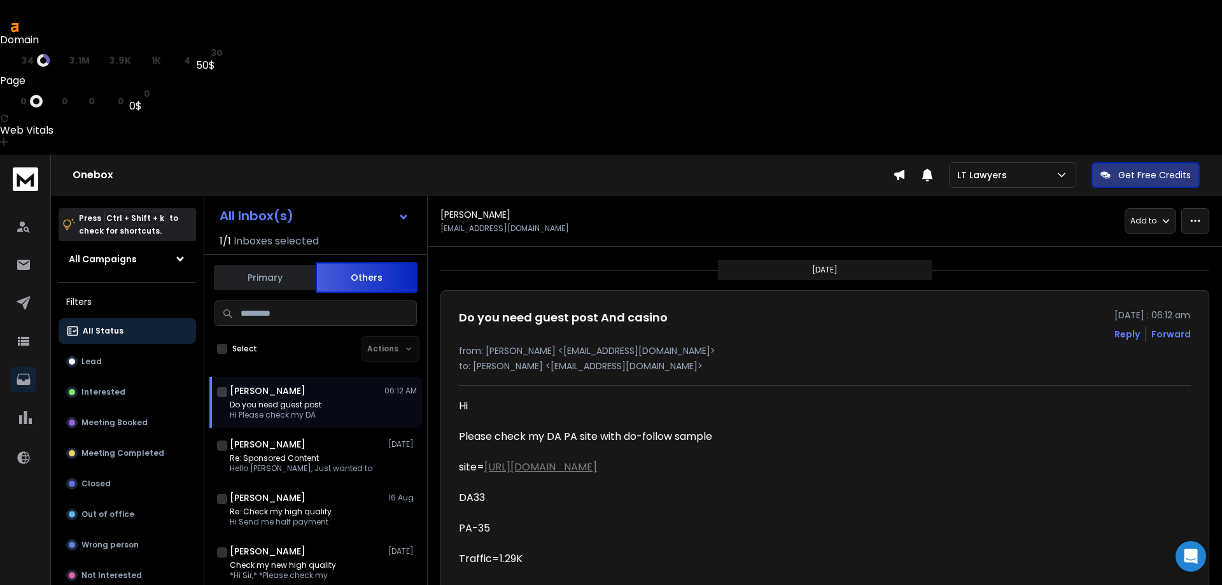
click at [783, 208] on div "Jon Boys JB jonboyslinksale@gmail.com" at bounding box center [630, 220] width 380 height 25
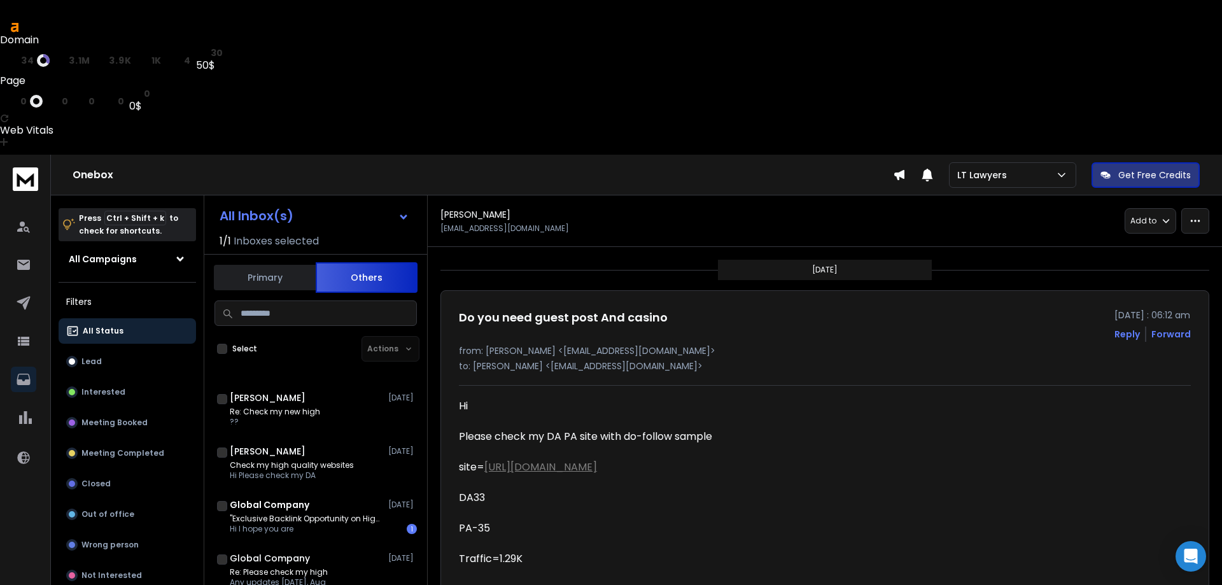
scroll to position [321, 0]
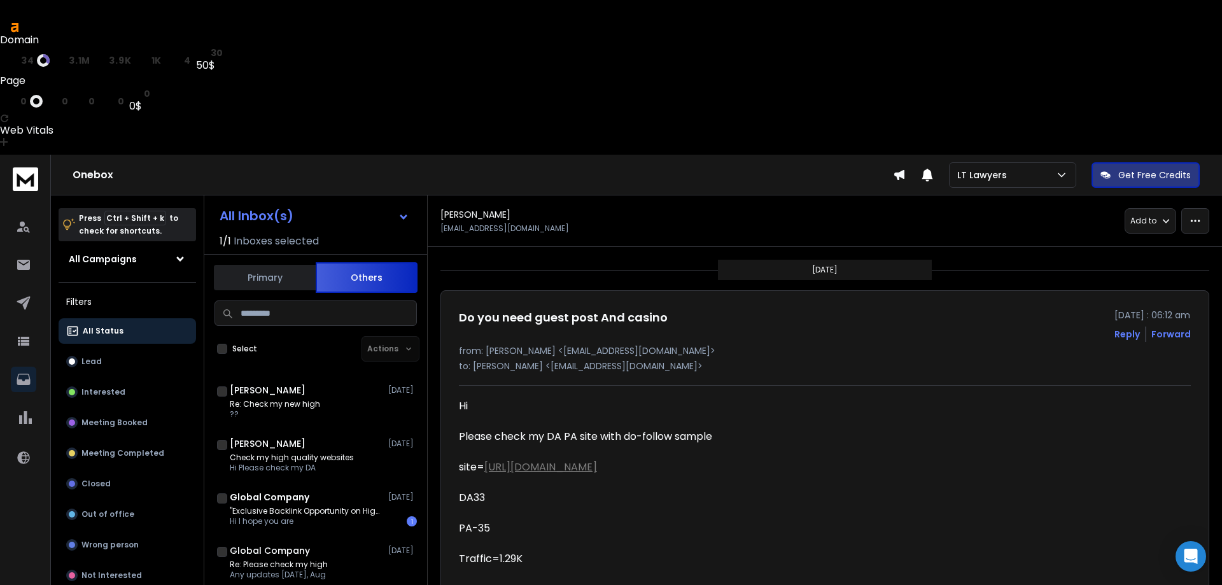
click at [31, 426] on div "H" at bounding box center [25, 447] width 51 height 585
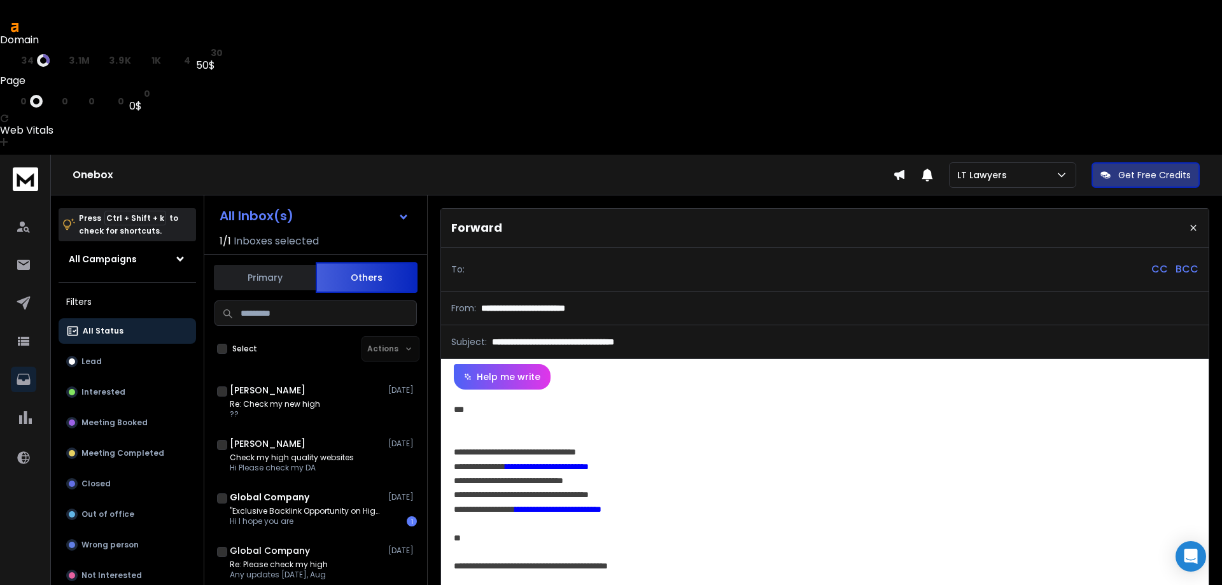
click at [1191, 225] on icon at bounding box center [1193, 228] width 6 height 6
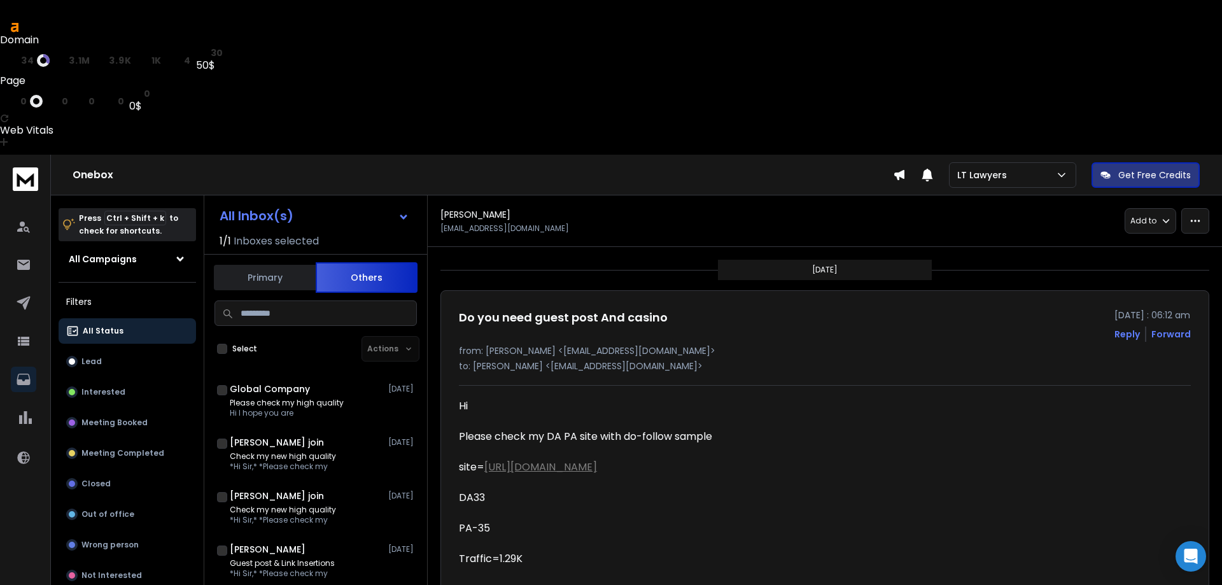
scroll to position [599, 0]
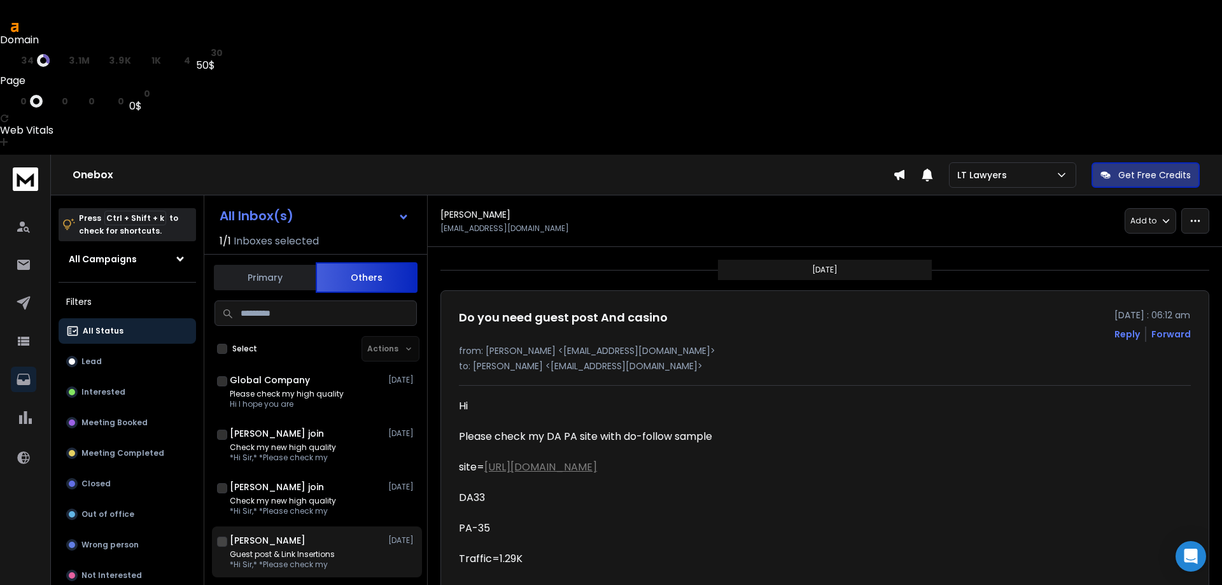
click at [323, 534] on div "Millie Falreya 31 Jul" at bounding box center [323, 540] width 187 height 13
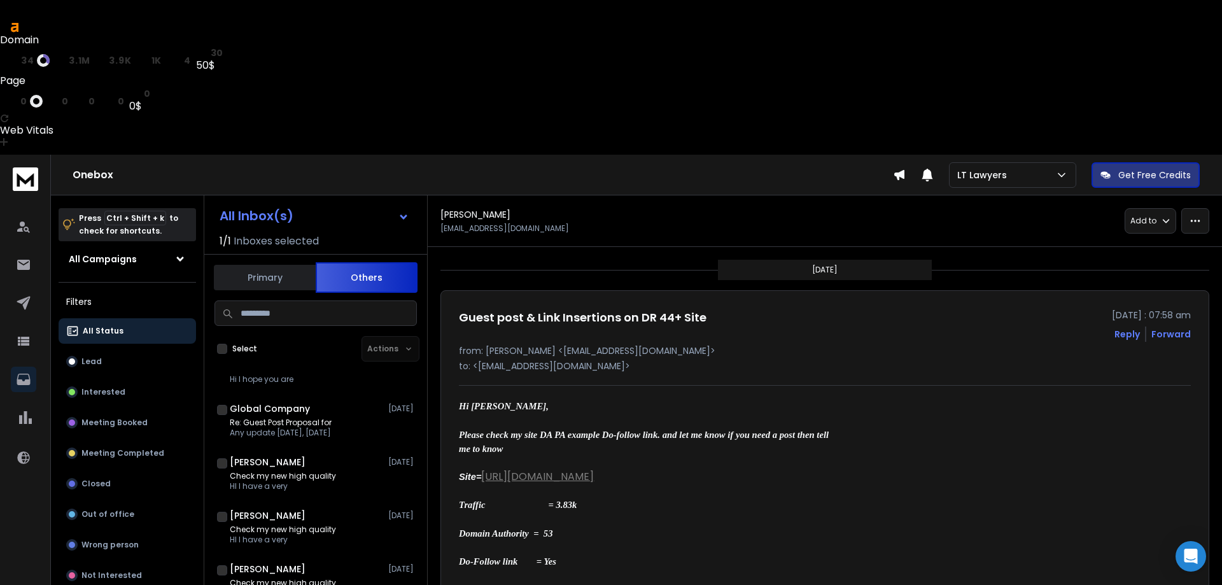
scroll to position [1014, 0]
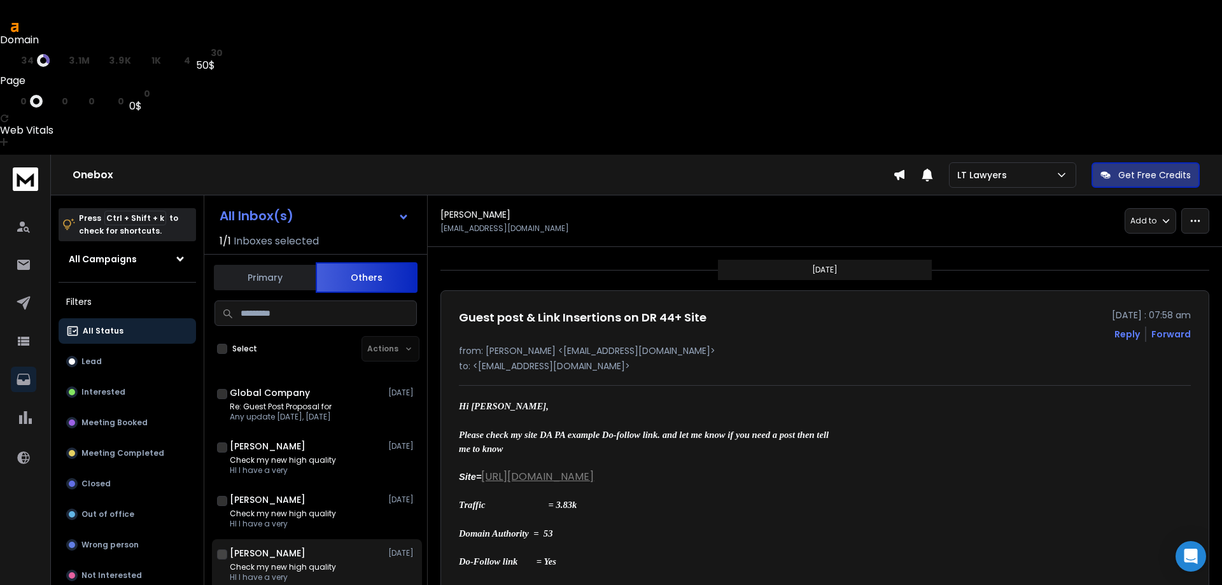
click at [308, 562] on p "Check my new high quality" at bounding box center [283, 567] width 106 height 10
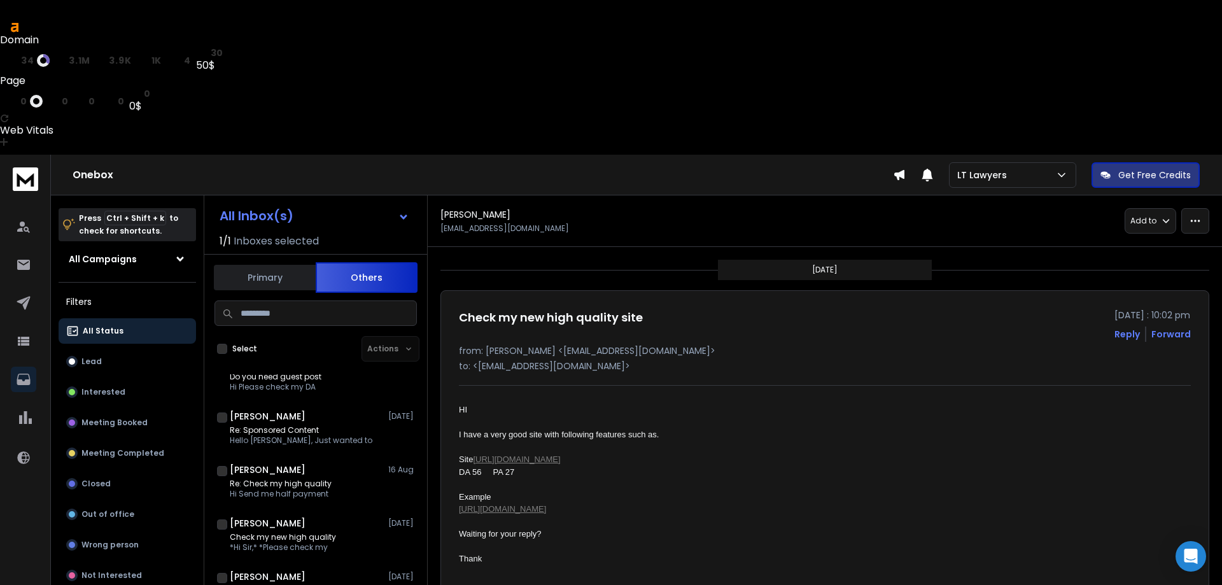
scroll to position [0, 0]
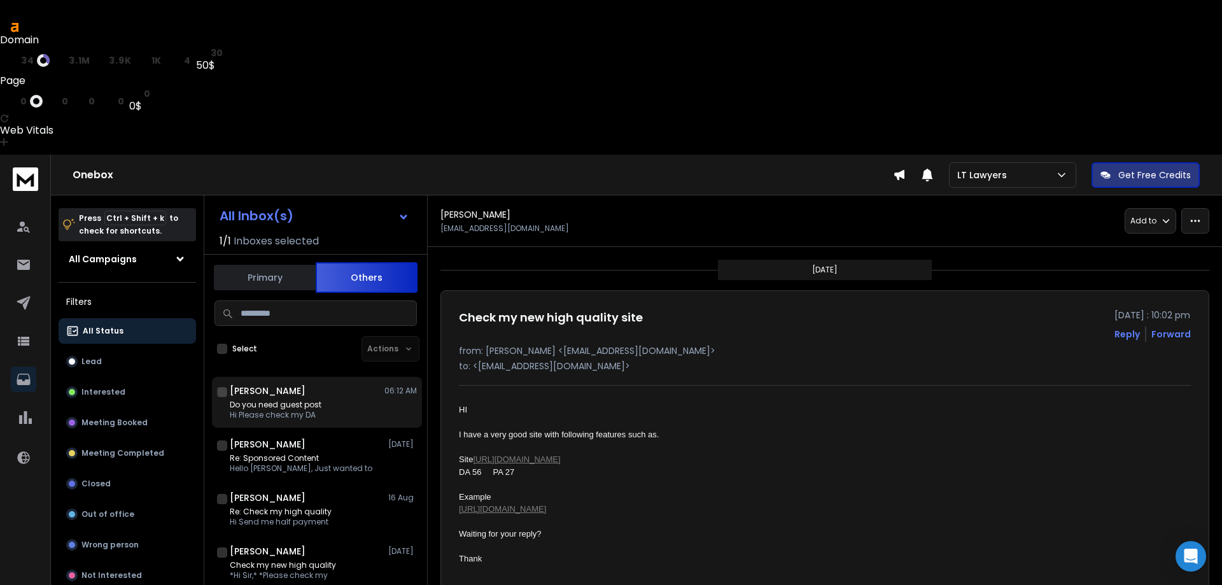
click at [342, 400] on div "Do you need guest post Hi Please check my DA" at bounding box center [323, 410] width 187 height 20
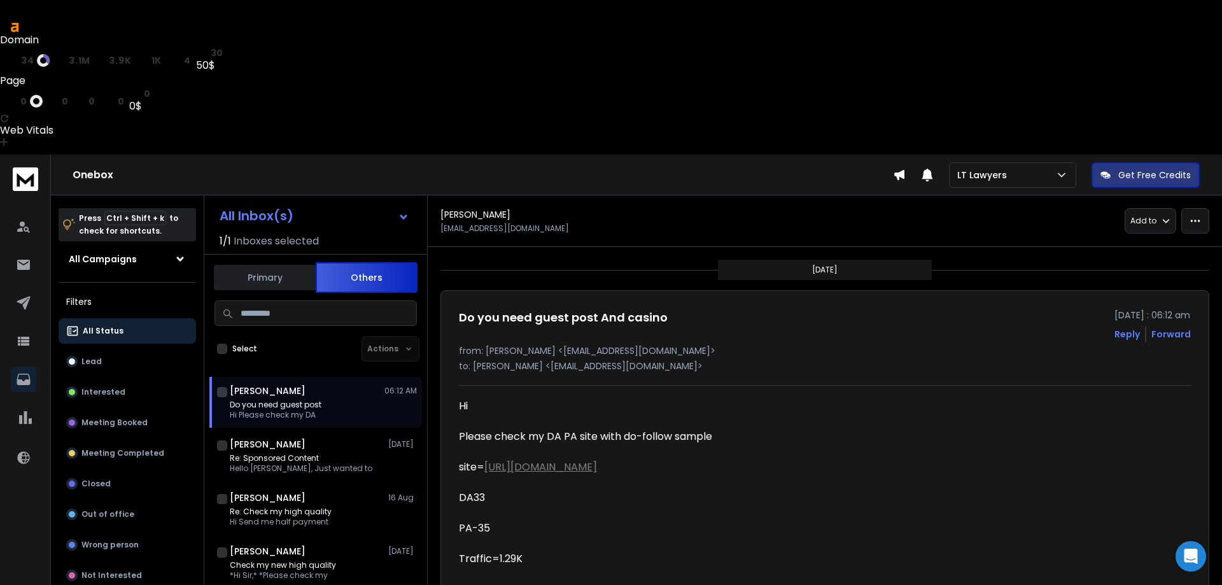
click at [783, 208] on div "Jon Boys JB jonboyslinksale@gmail.com" at bounding box center [630, 220] width 380 height 25
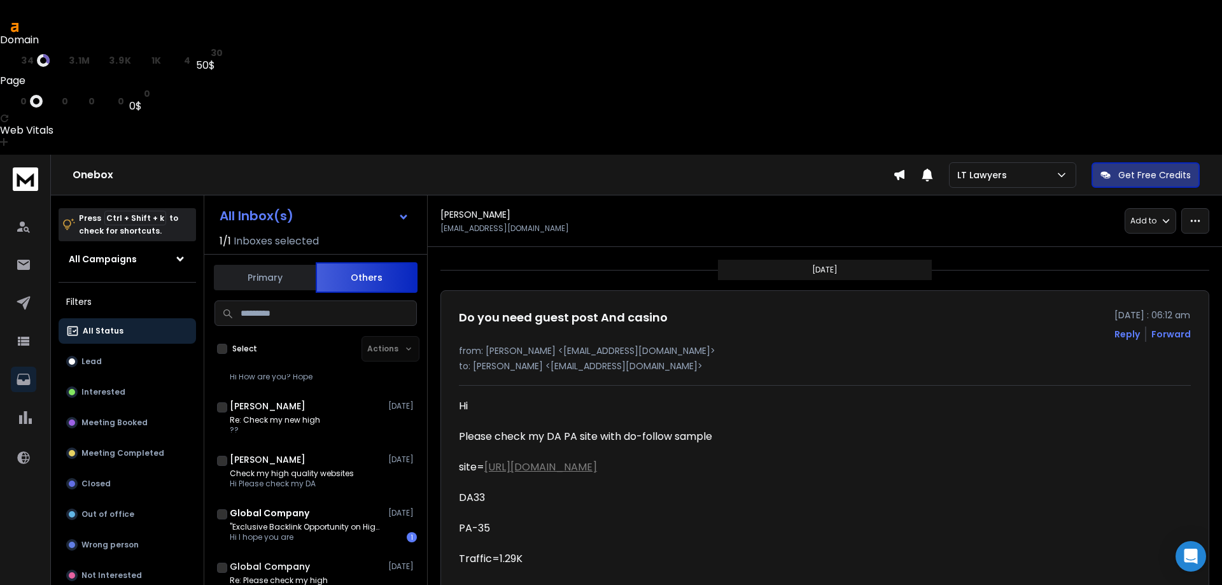
scroll to position [321, 0]
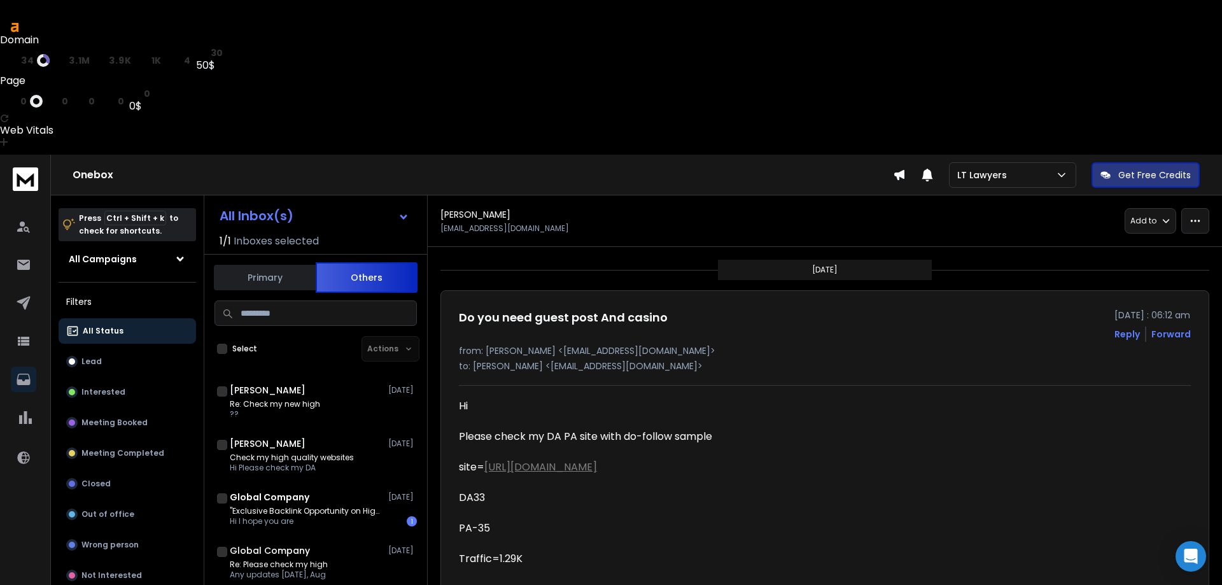
click at [31, 426] on div "H" at bounding box center [25, 447] width 51 height 585
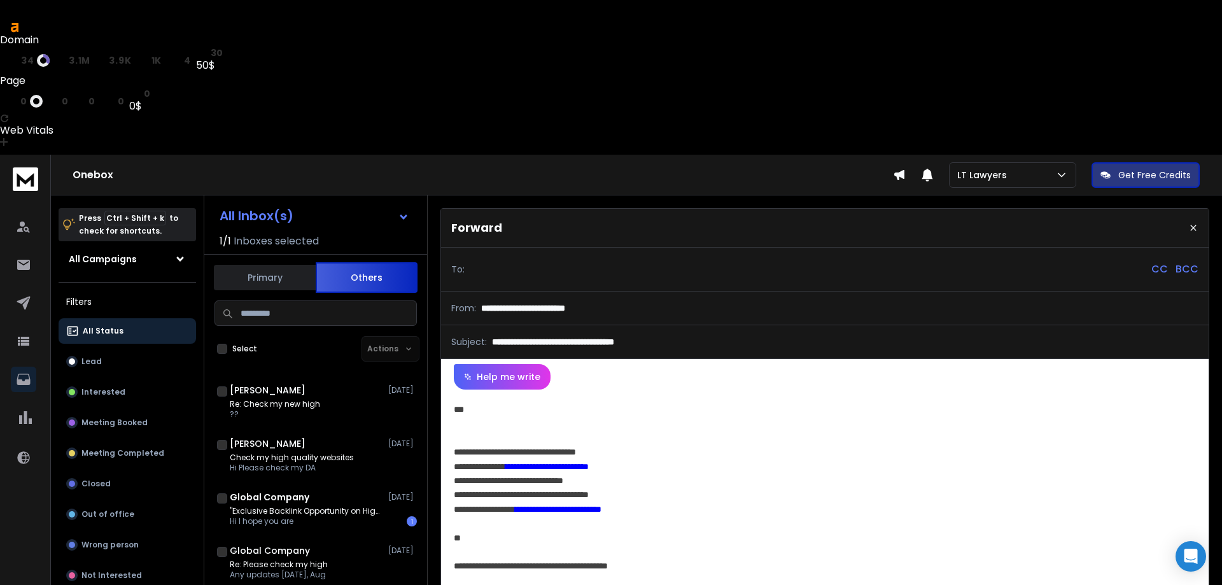
click at [1191, 225] on icon at bounding box center [1193, 228] width 6 height 6
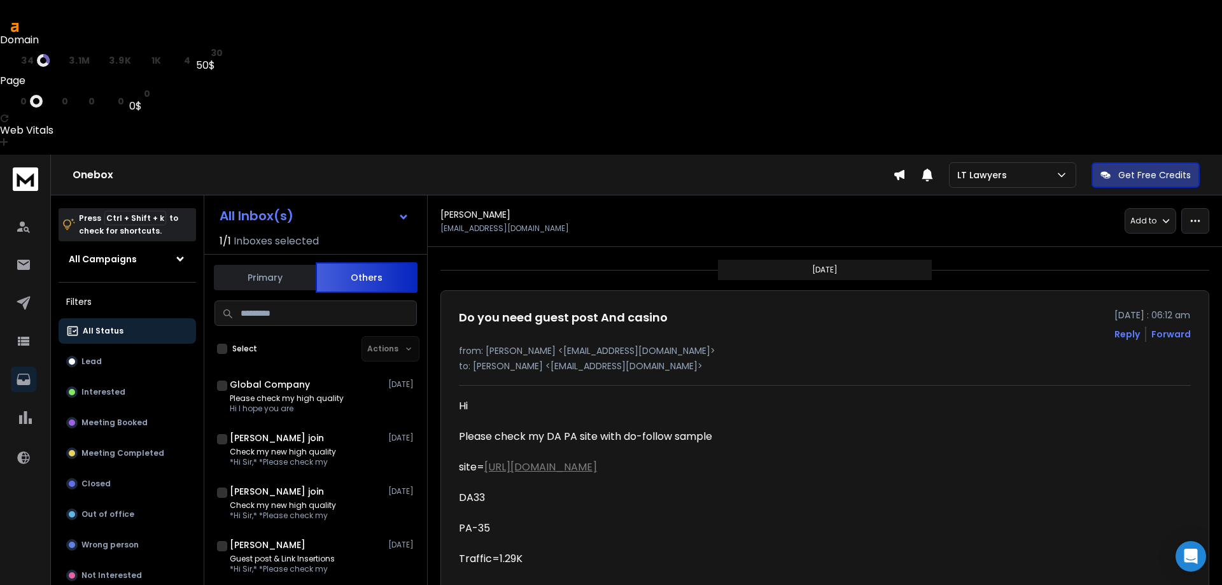
scroll to position [599, 0]
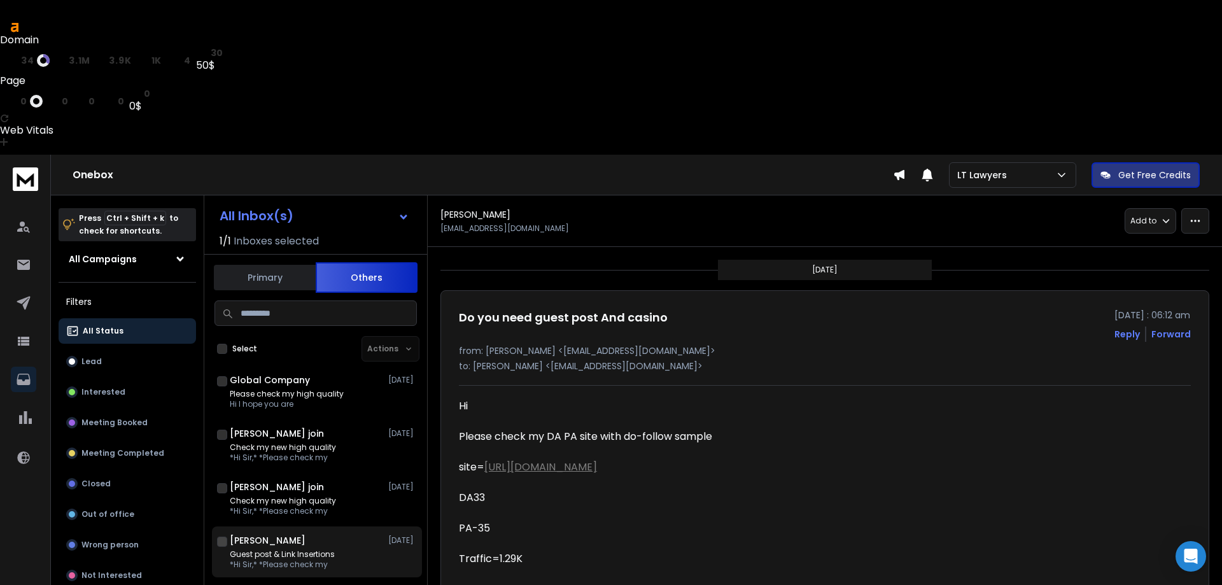
click at [323, 534] on div "Millie Falreya 31 Jul" at bounding box center [323, 540] width 187 height 13
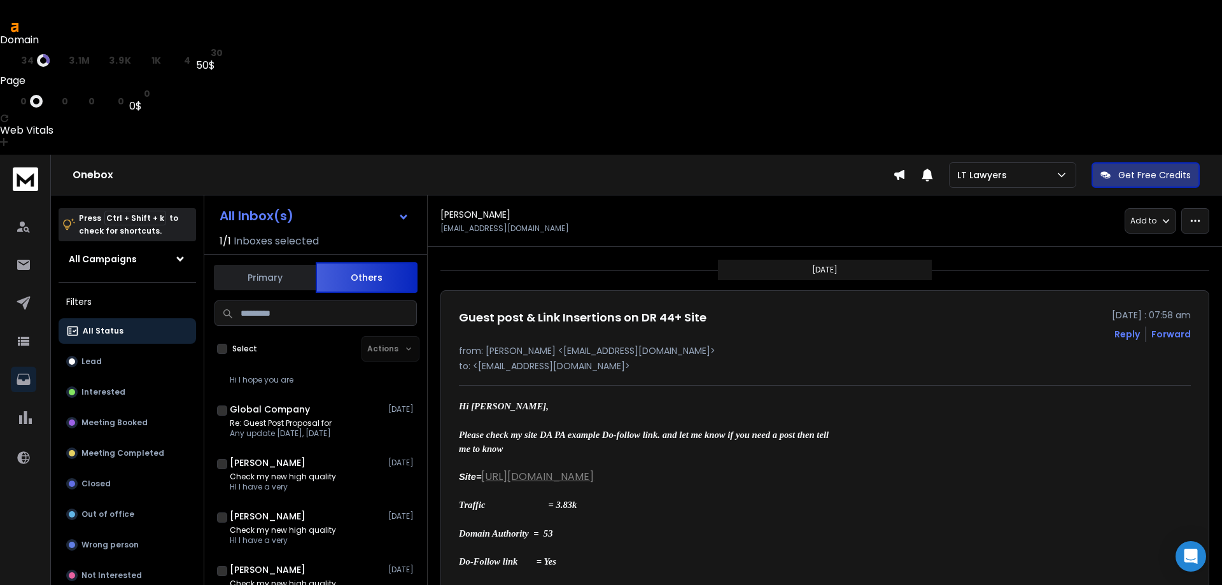
scroll to position [1014, 0]
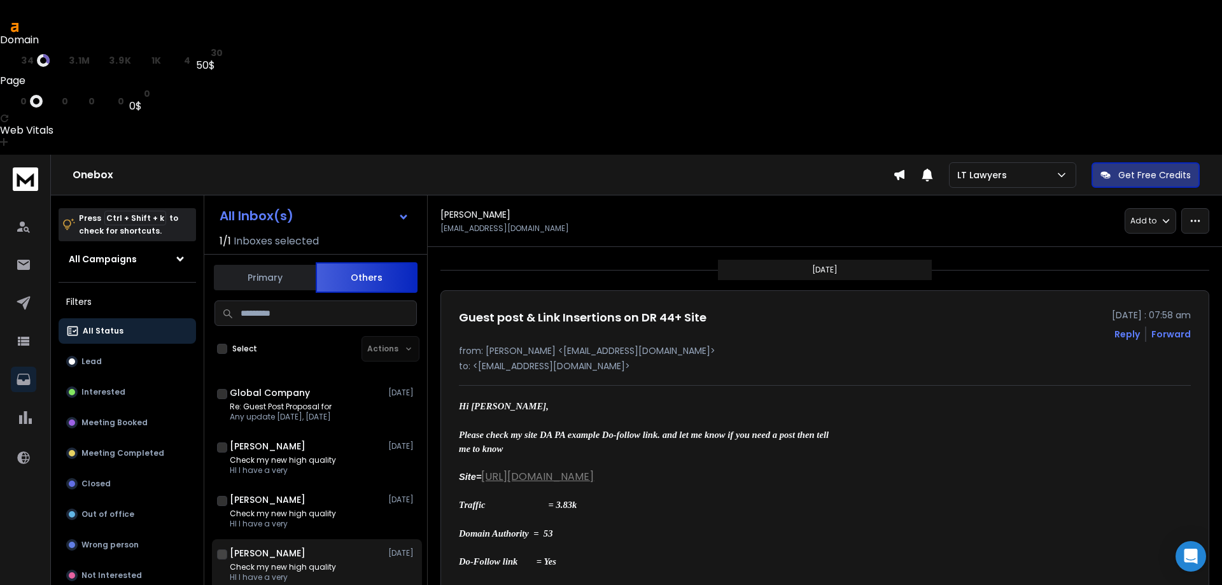
click at [308, 562] on p "Check my new high quality" at bounding box center [283, 567] width 106 height 10
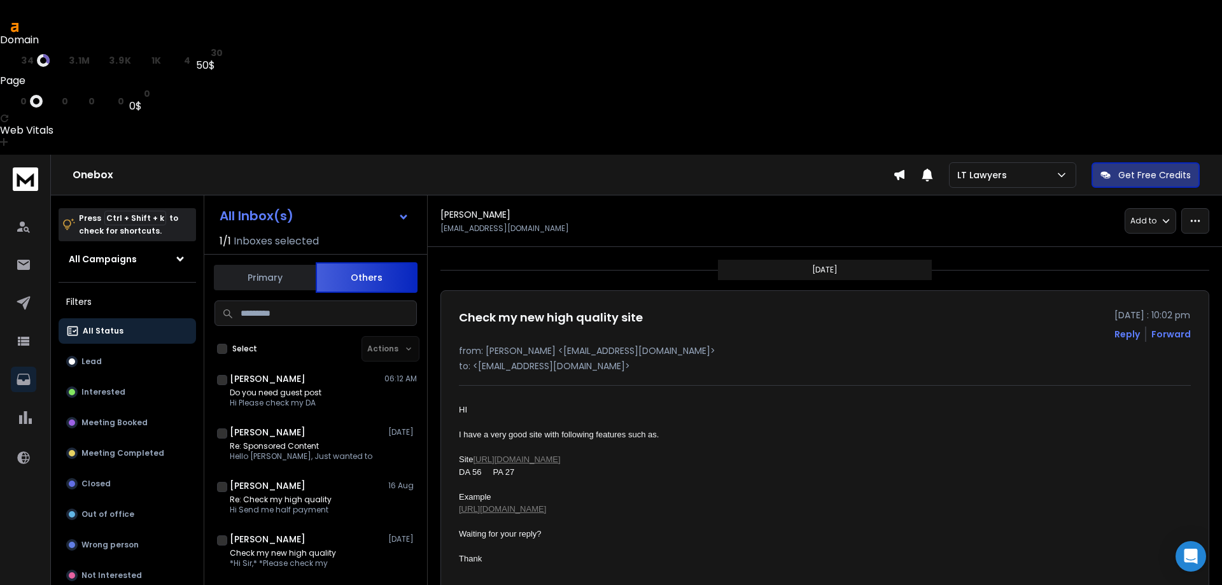
scroll to position [0, 0]
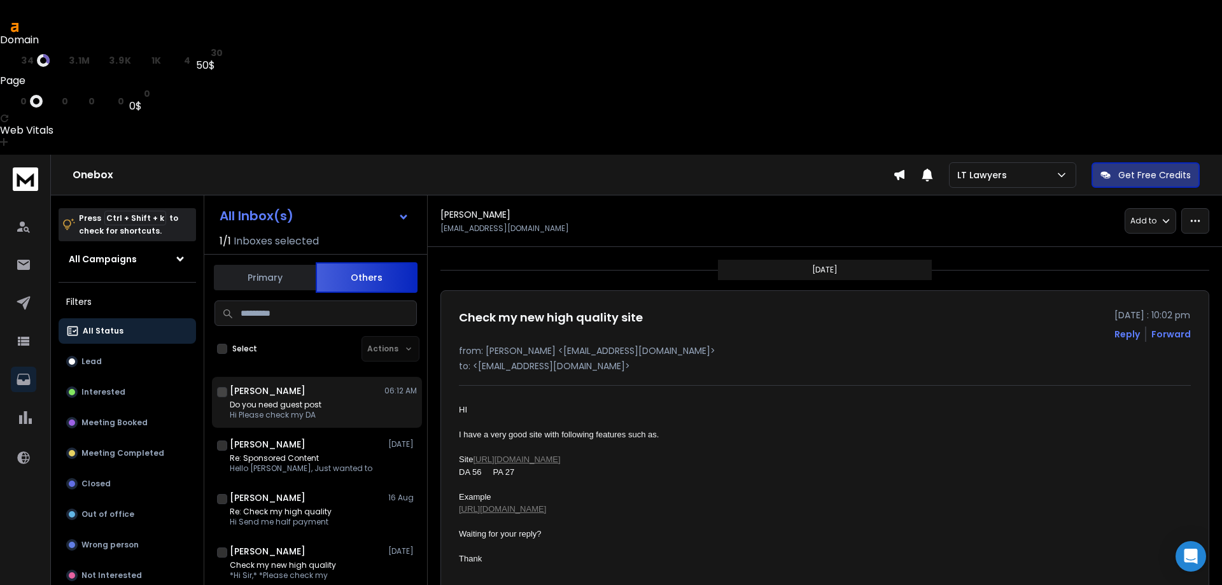
click at [342, 400] on div "Do you need guest post Hi Please check my DA" at bounding box center [323, 410] width 187 height 20
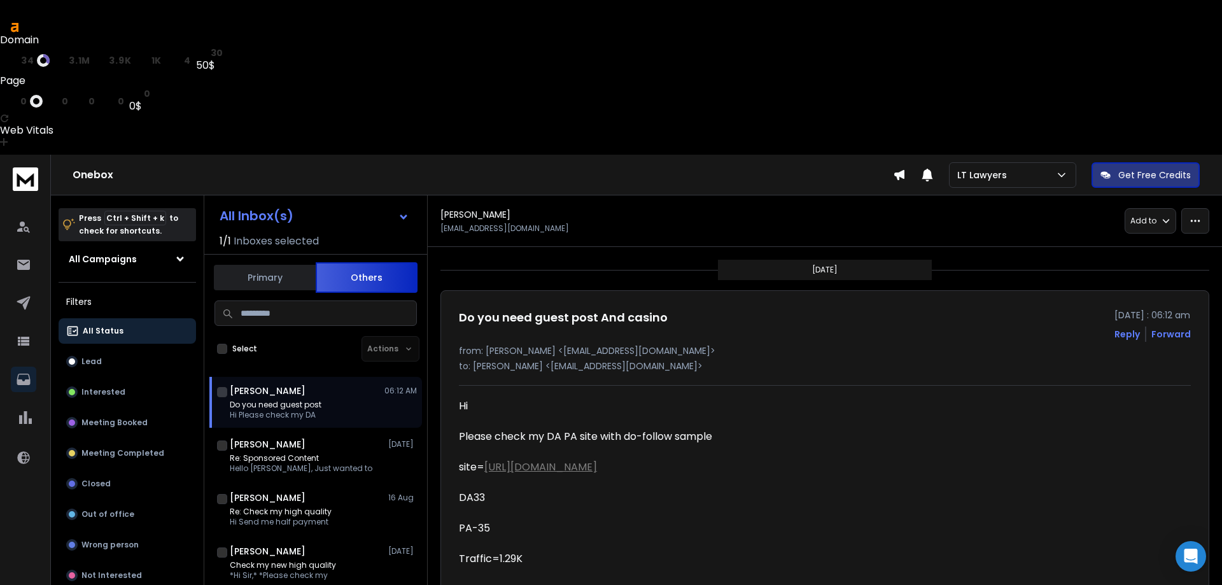
click at [783, 208] on div "Jon Boys JB jonboyslinksale@gmail.com" at bounding box center [630, 220] width 380 height 25
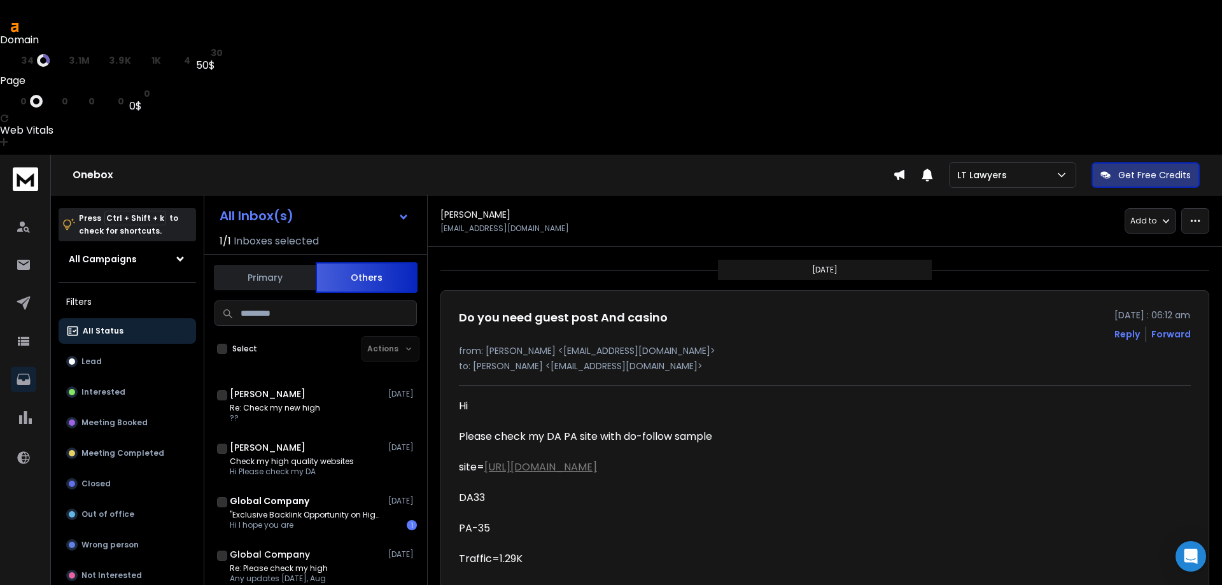
scroll to position [321, 0]
click at [31, 426] on div "H" at bounding box center [25, 447] width 51 height 585
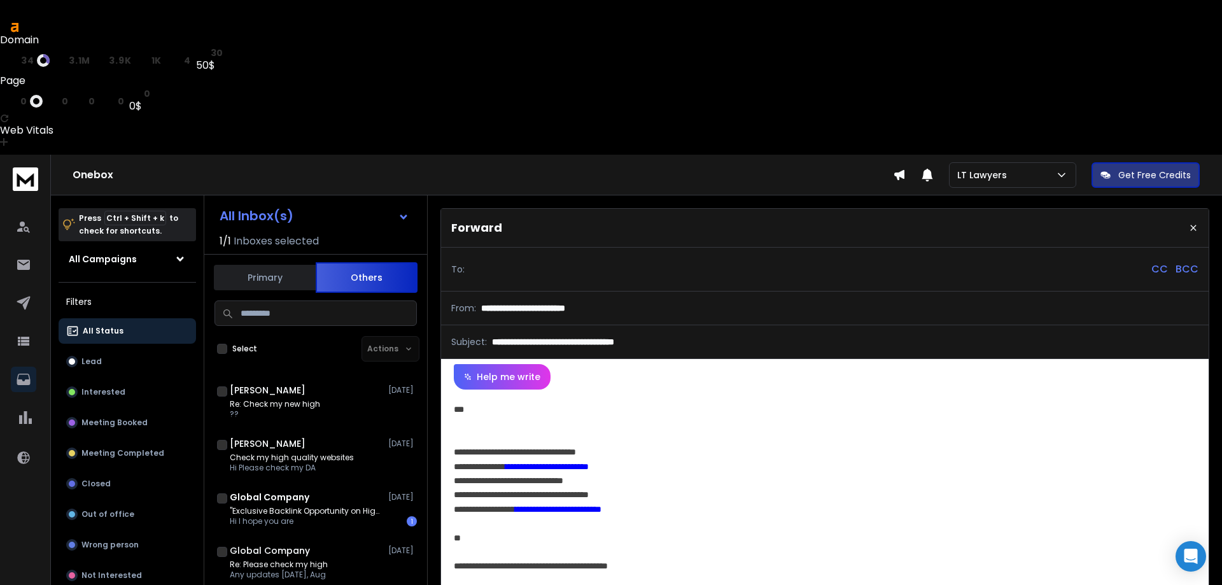
click at [1191, 225] on icon at bounding box center [1193, 228] width 6 height 6
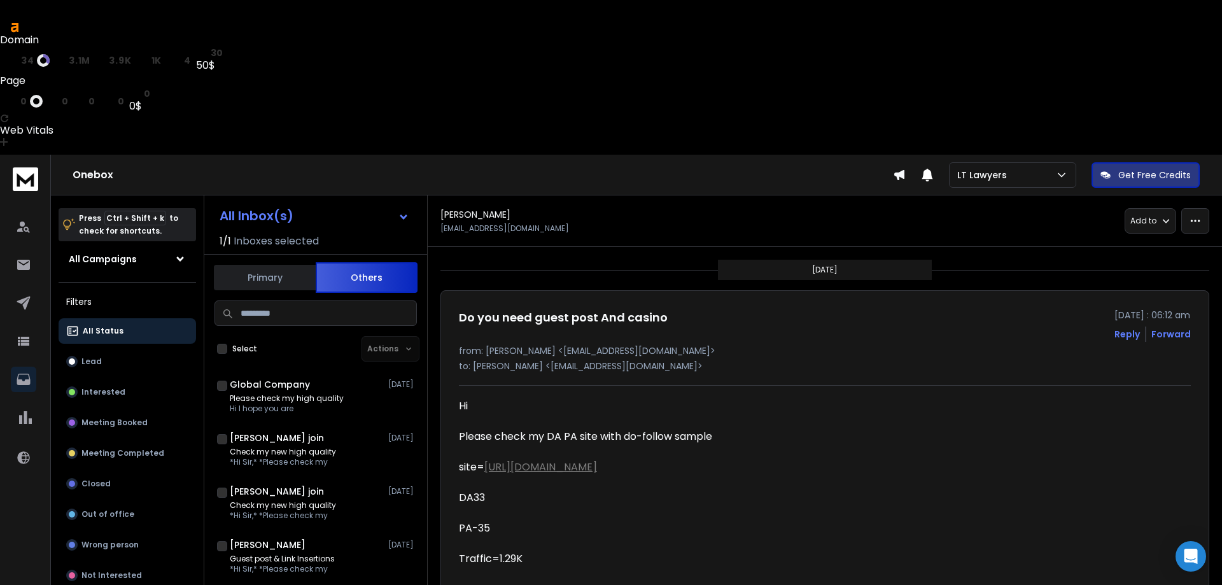
scroll to position [599, 0]
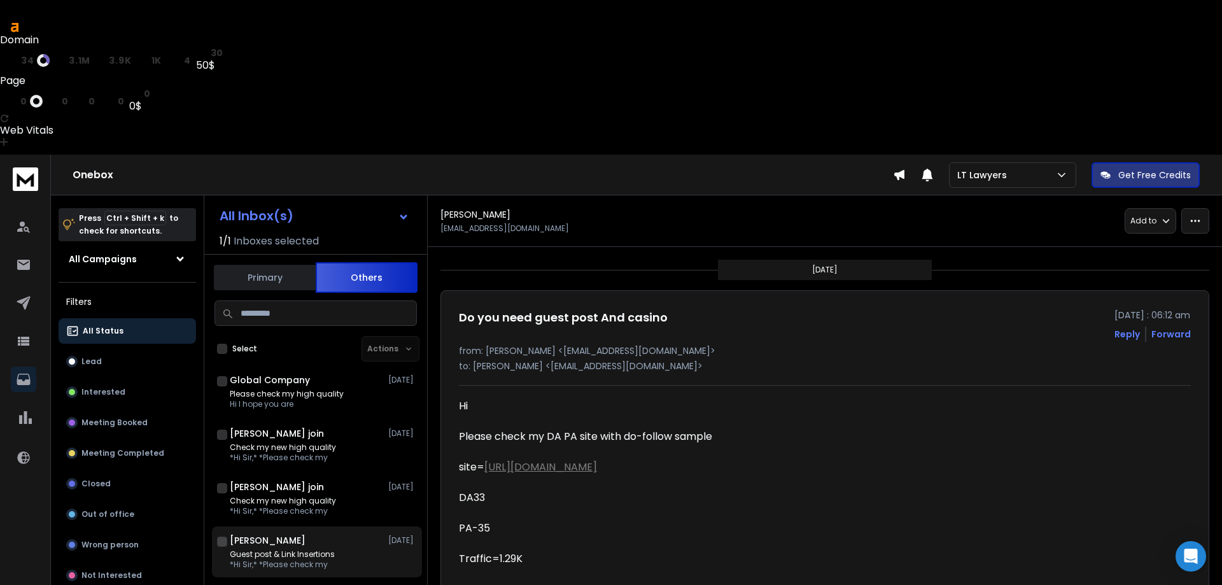
click at [323, 534] on div "Millie Falreya 31 Jul" at bounding box center [323, 540] width 187 height 13
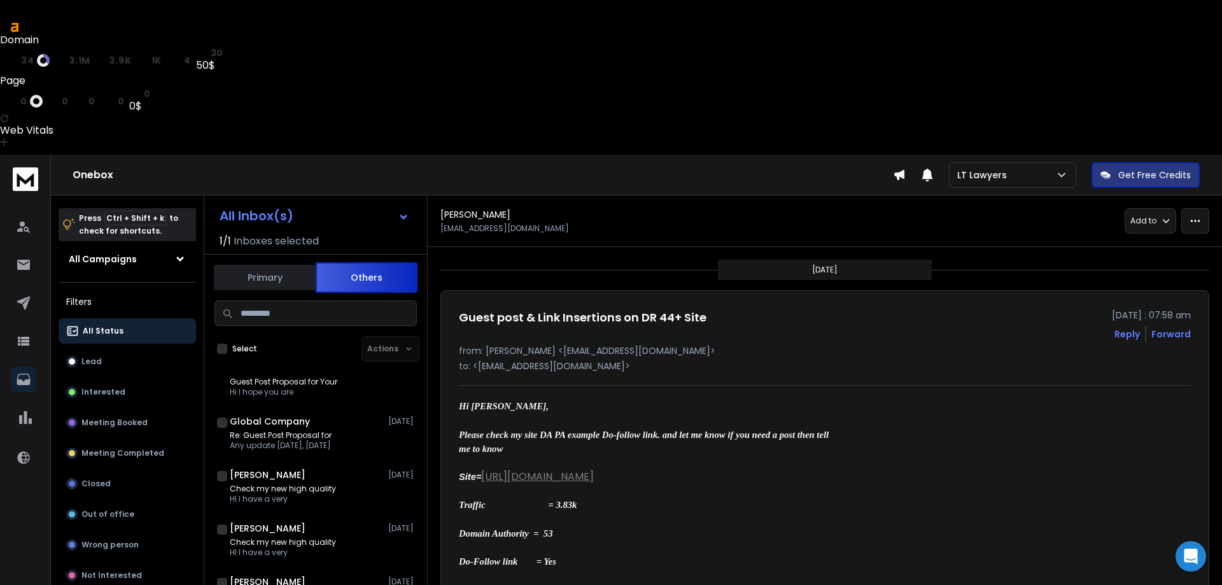
scroll to position [1014, 0]
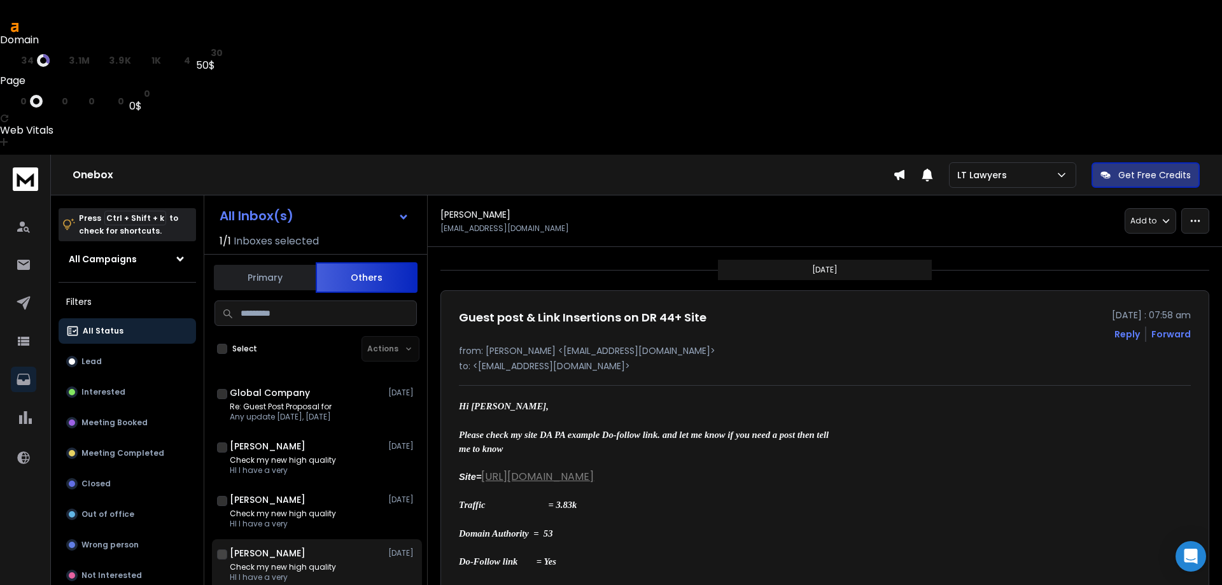
click at [308, 562] on p "Check my new high quality" at bounding box center [283, 567] width 106 height 10
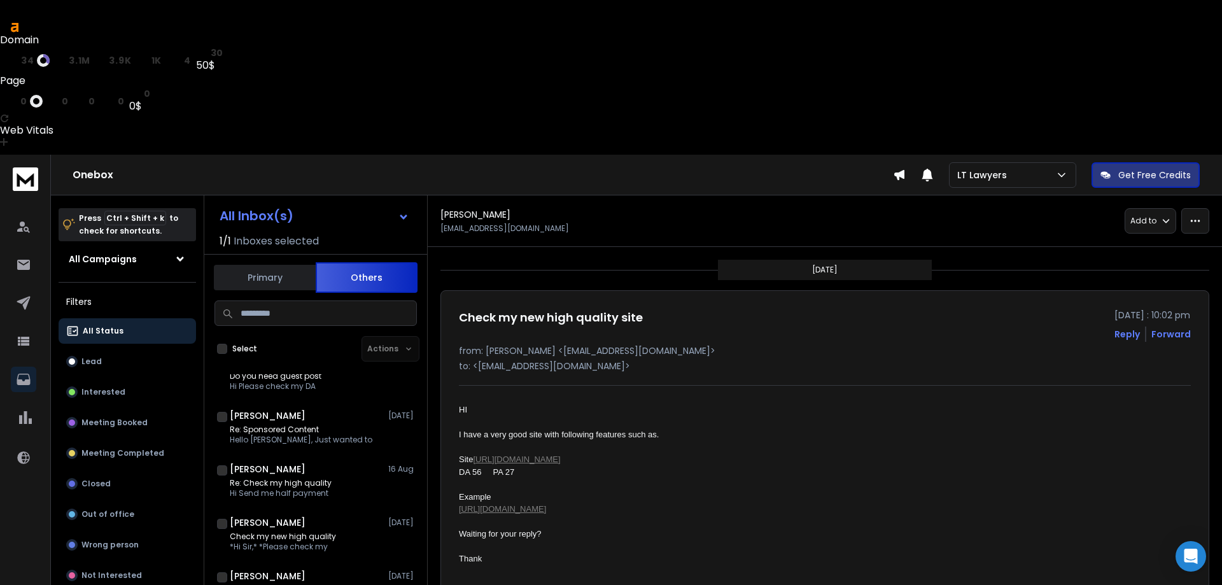
scroll to position [0, 0]
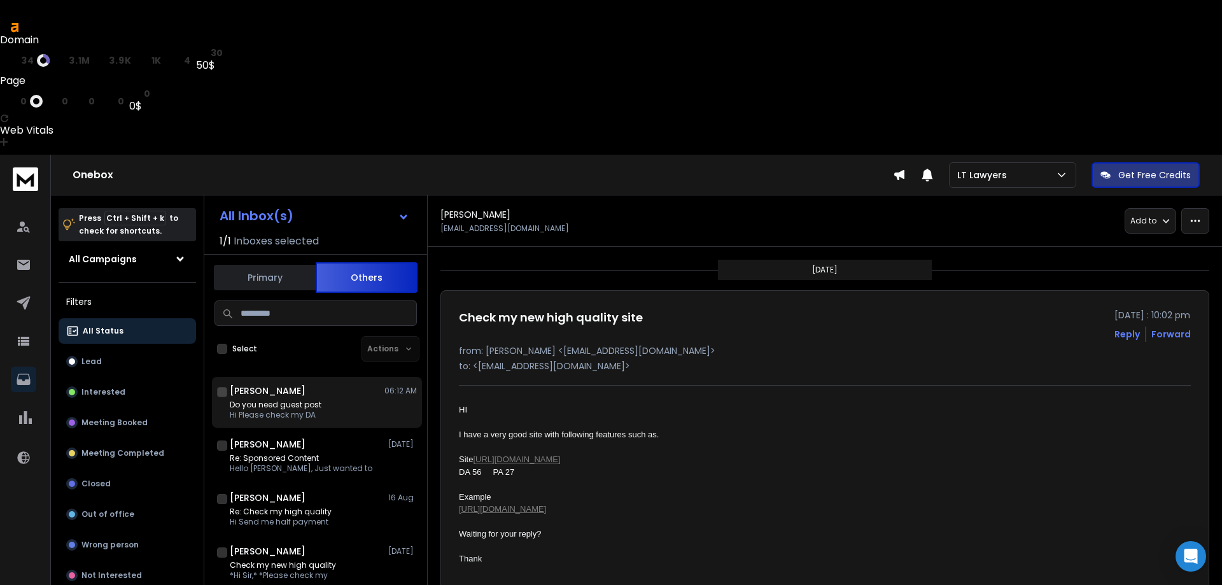
click at [342, 400] on div "Do you need guest post Hi Please check my DA" at bounding box center [323, 410] width 187 height 20
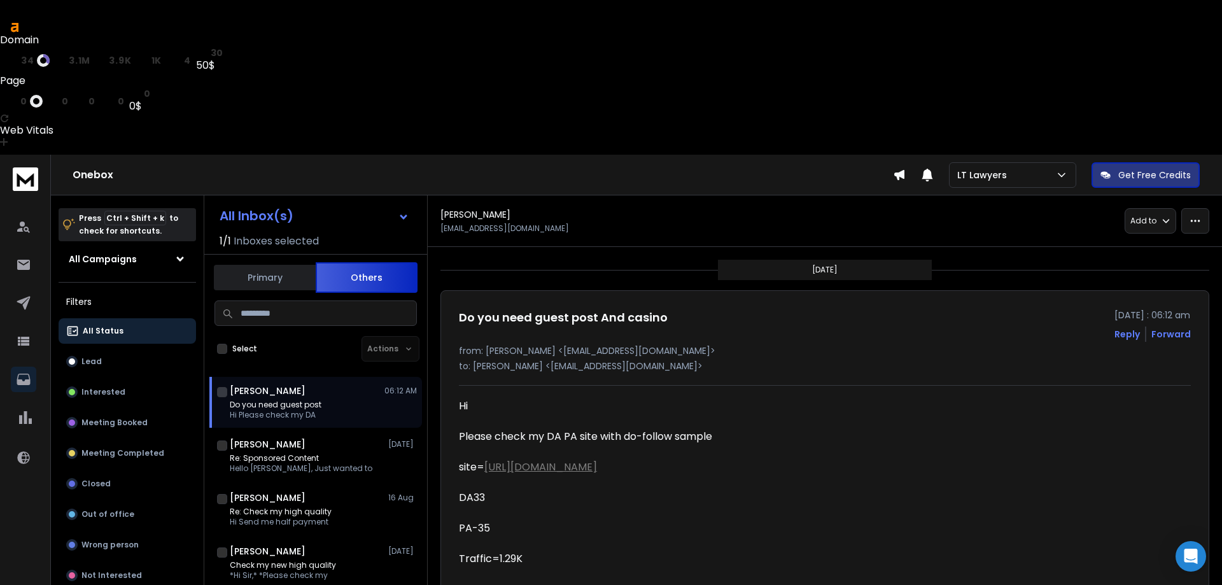
click at [783, 208] on div "Jon Boys JB jonboyslinksale@gmail.com" at bounding box center [630, 220] width 380 height 25
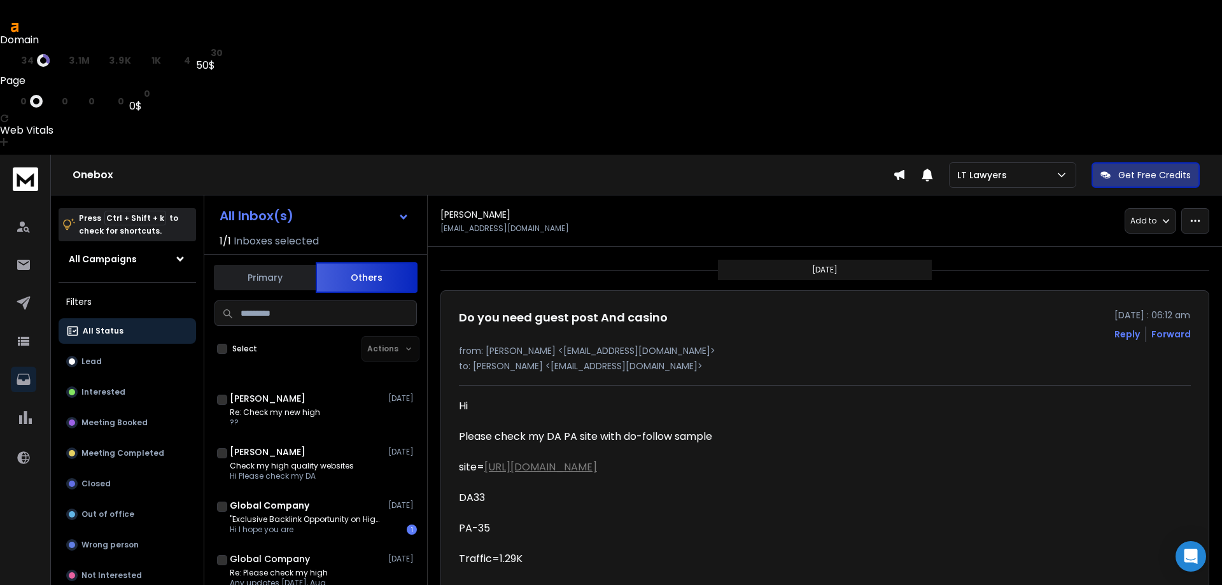
scroll to position [321, 0]
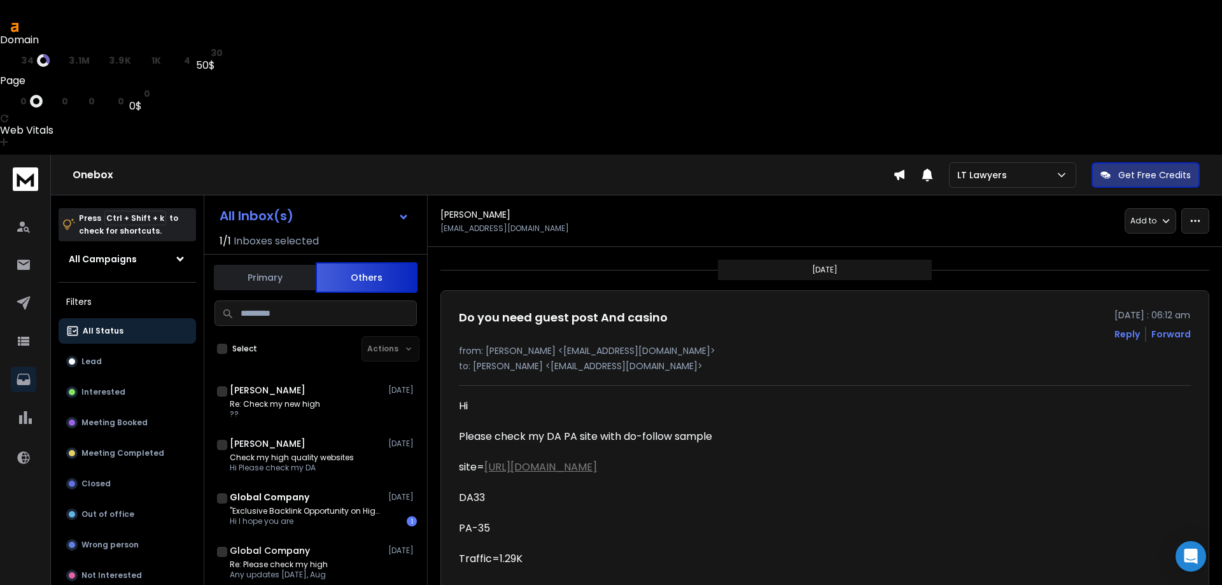
click at [31, 426] on div "H" at bounding box center [25, 447] width 51 height 585
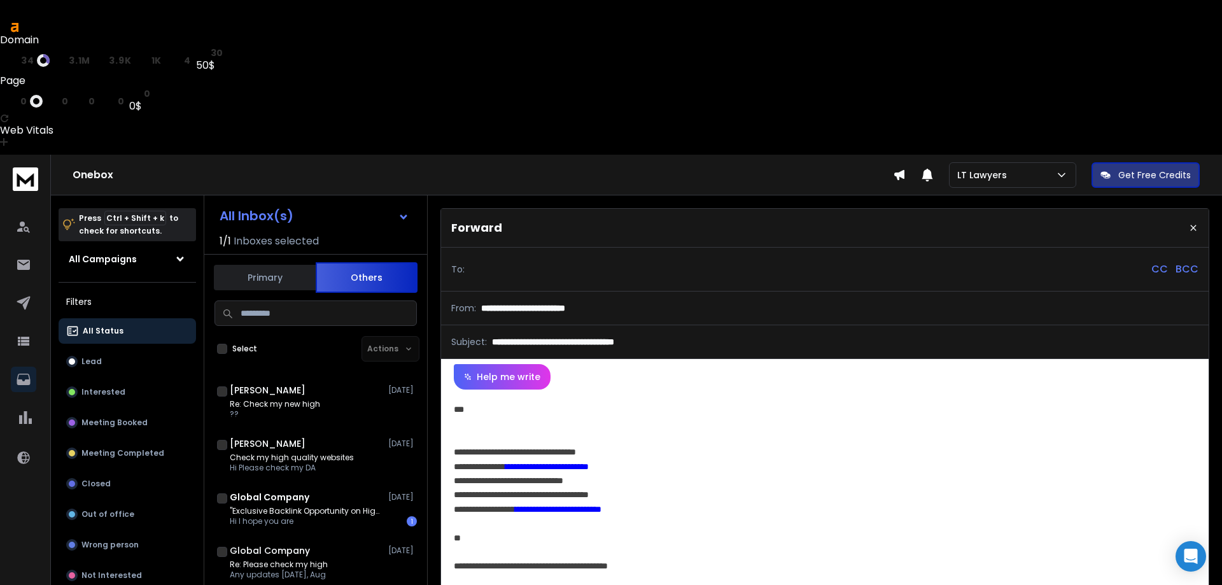
click at [1191, 225] on icon at bounding box center [1193, 228] width 6 height 6
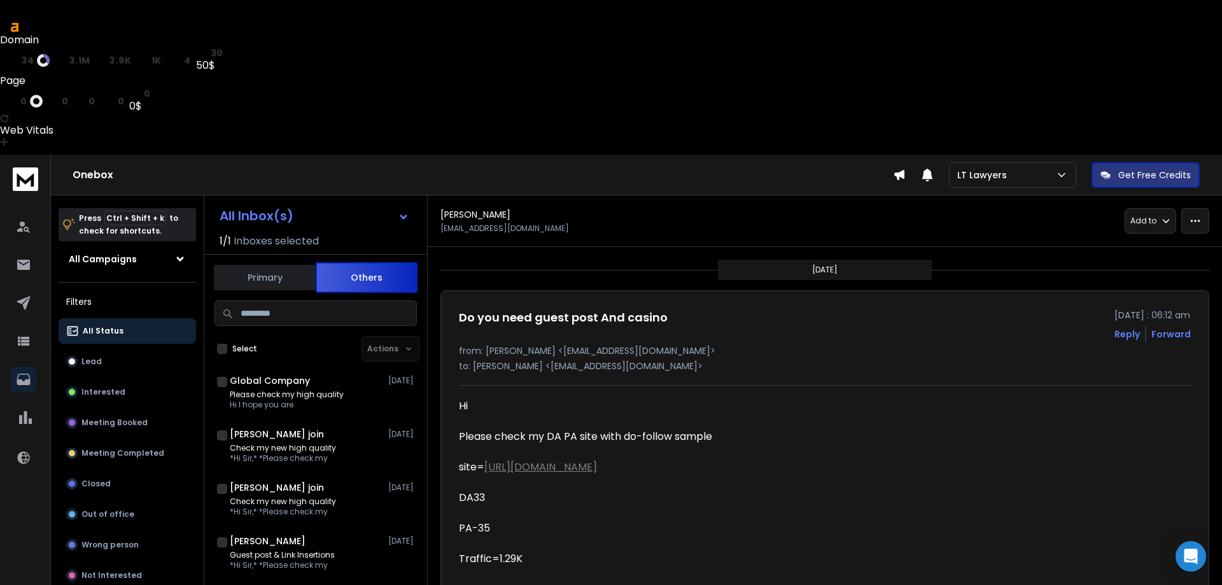
scroll to position [599, 0]
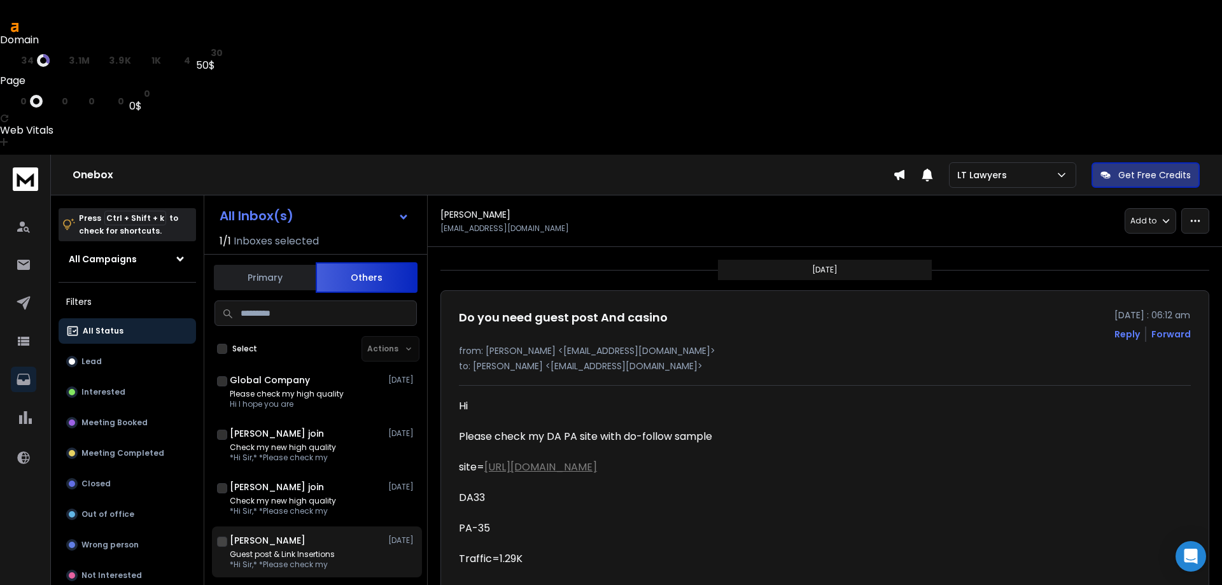
click at [323, 534] on div "Millie Falreya 31 Jul" at bounding box center [323, 540] width 187 height 13
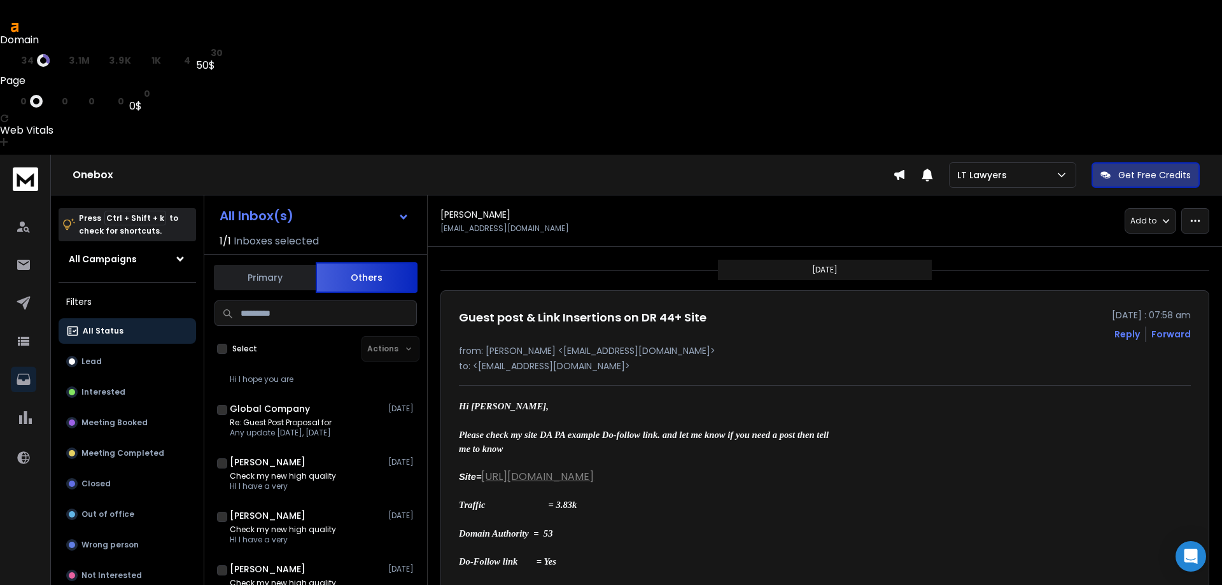
scroll to position [1014, 0]
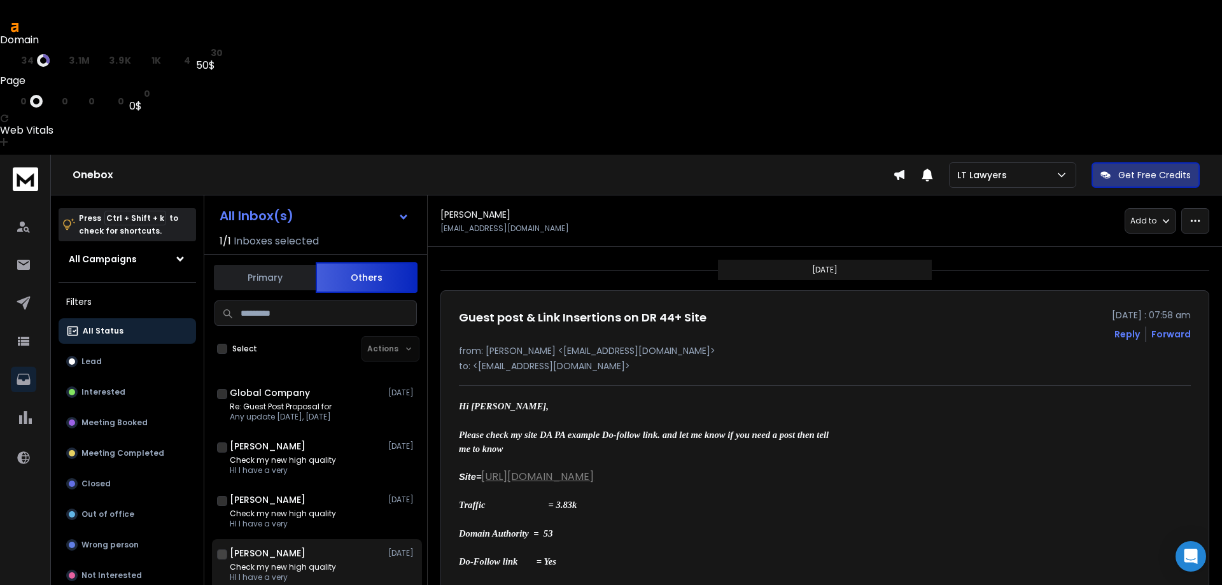
click at [308, 562] on p "Check my new high quality" at bounding box center [283, 567] width 106 height 10
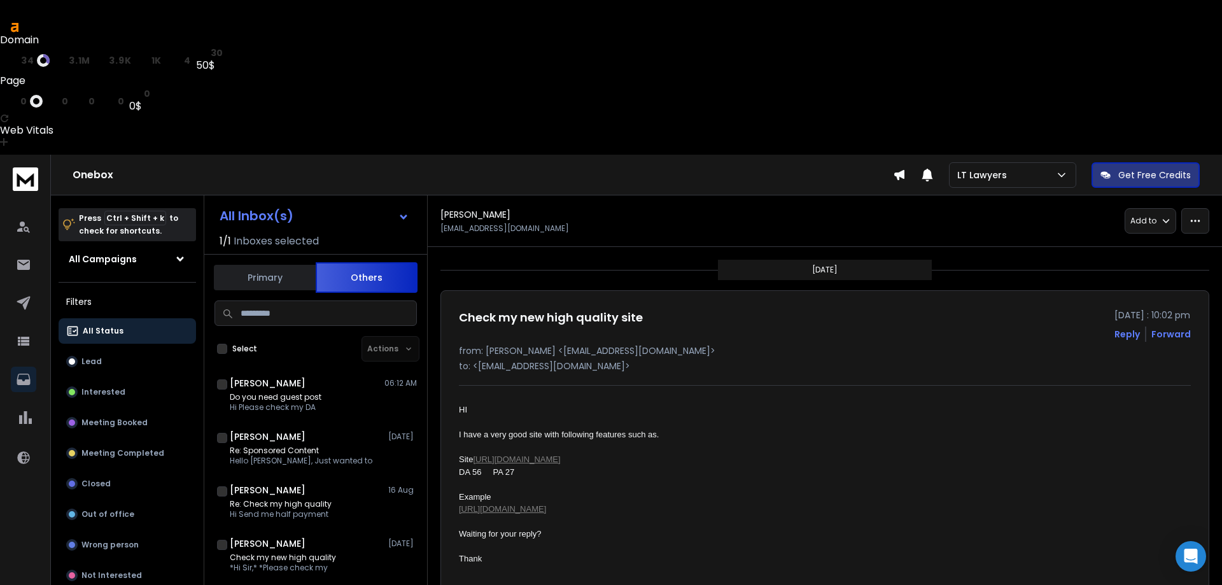
scroll to position [0, 0]
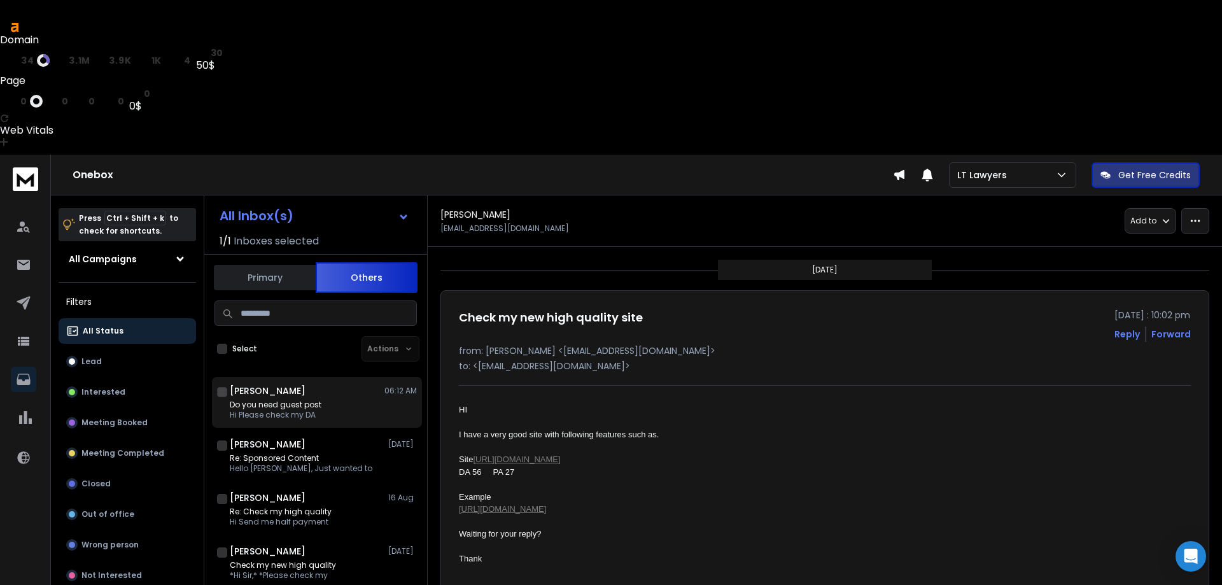
click at [342, 400] on div "Do you need guest post Hi Please check my DA" at bounding box center [323, 410] width 187 height 20
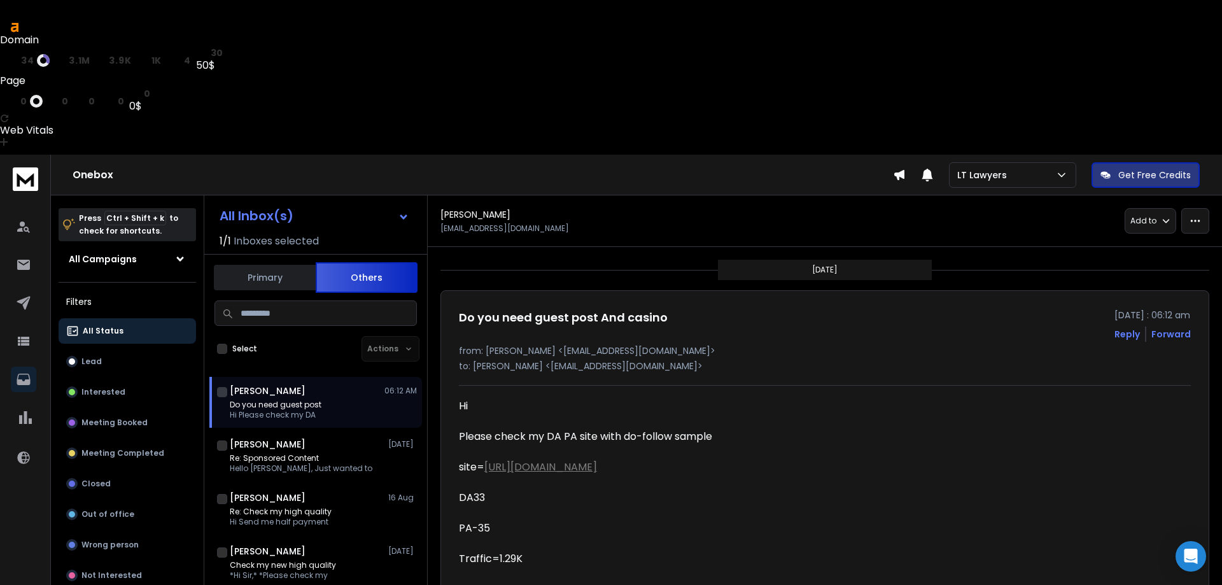
click at [783, 208] on div "Jon Boys JB jonboyslinksale@gmail.com" at bounding box center [630, 220] width 380 height 25
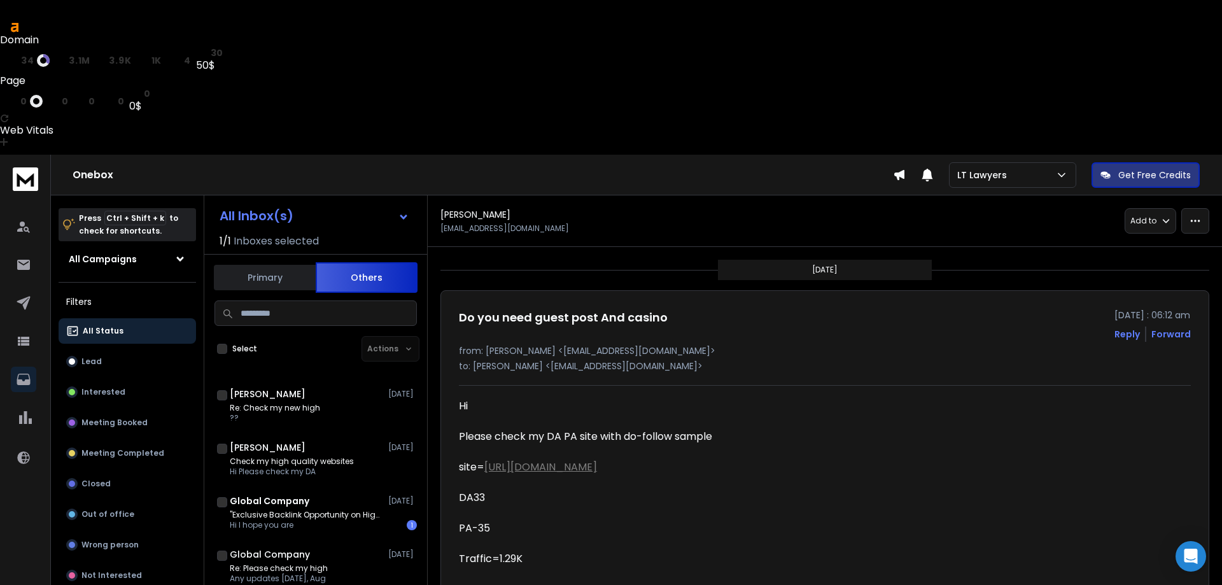
scroll to position [321, 0]
click at [31, 426] on div "H" at bounding box center [25, 447] width 51 height 585
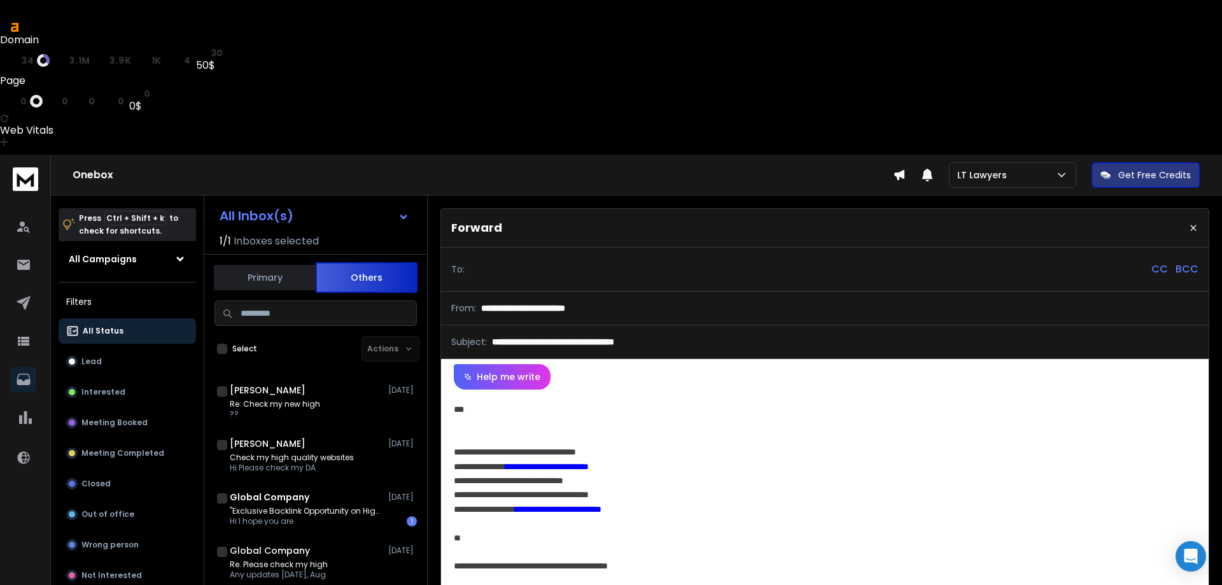
click at [1191, 225] on icon at bounding box center [1193, 228] width 6 height 6
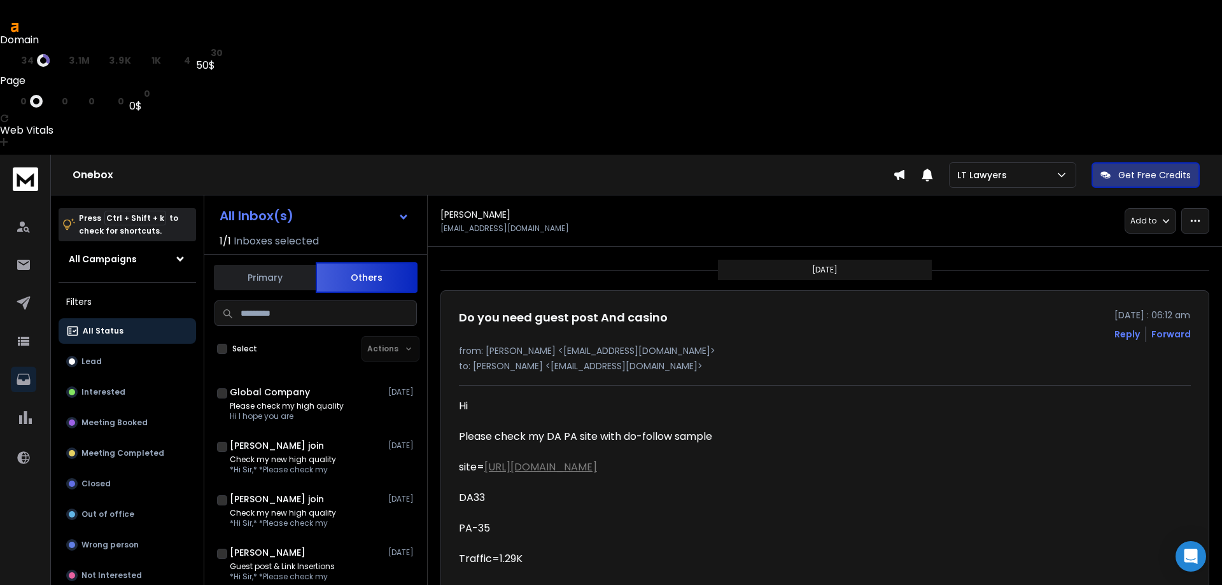
scroll to position [599, 0]
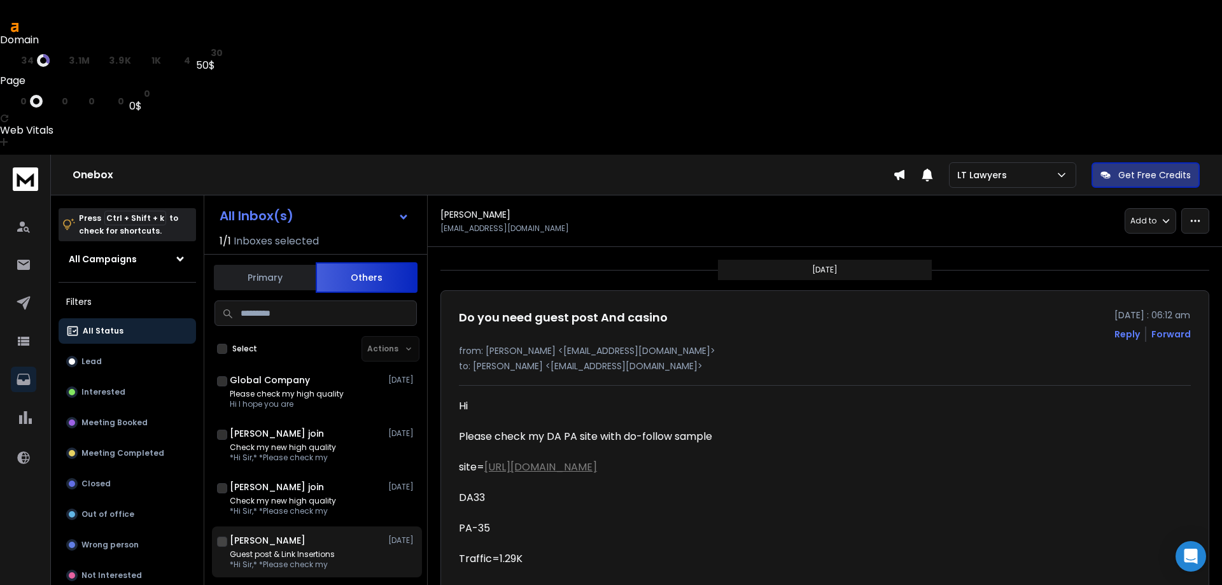
click at [323, 534] on div "Millie Falreya 31 Jul" at bounding box center [323, 540] width 187 height 13
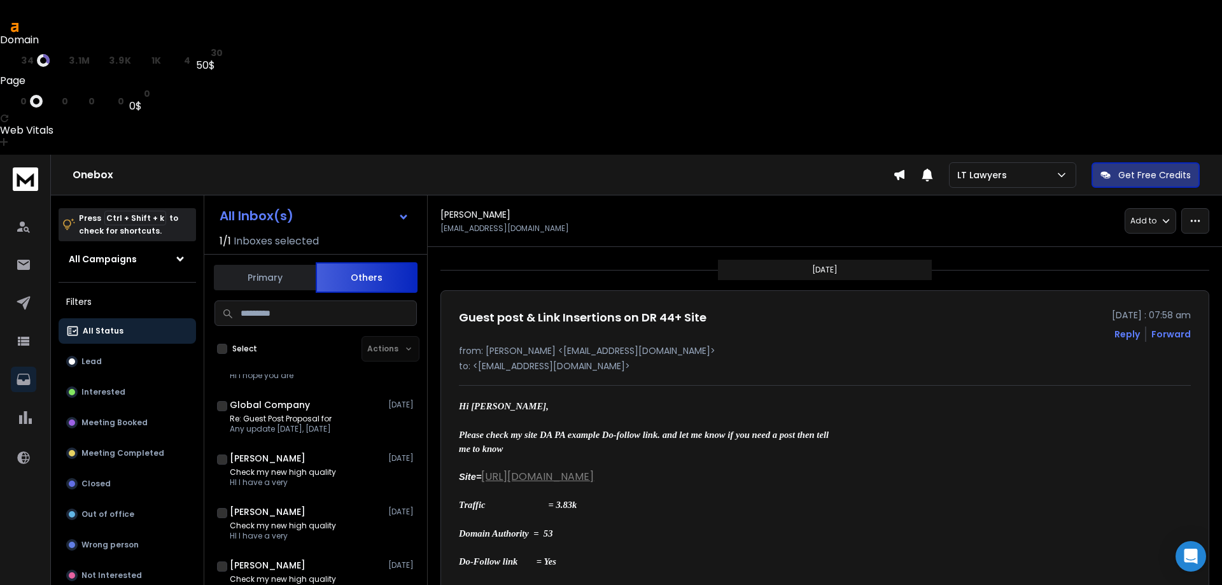
scroll to position [1014, 0]
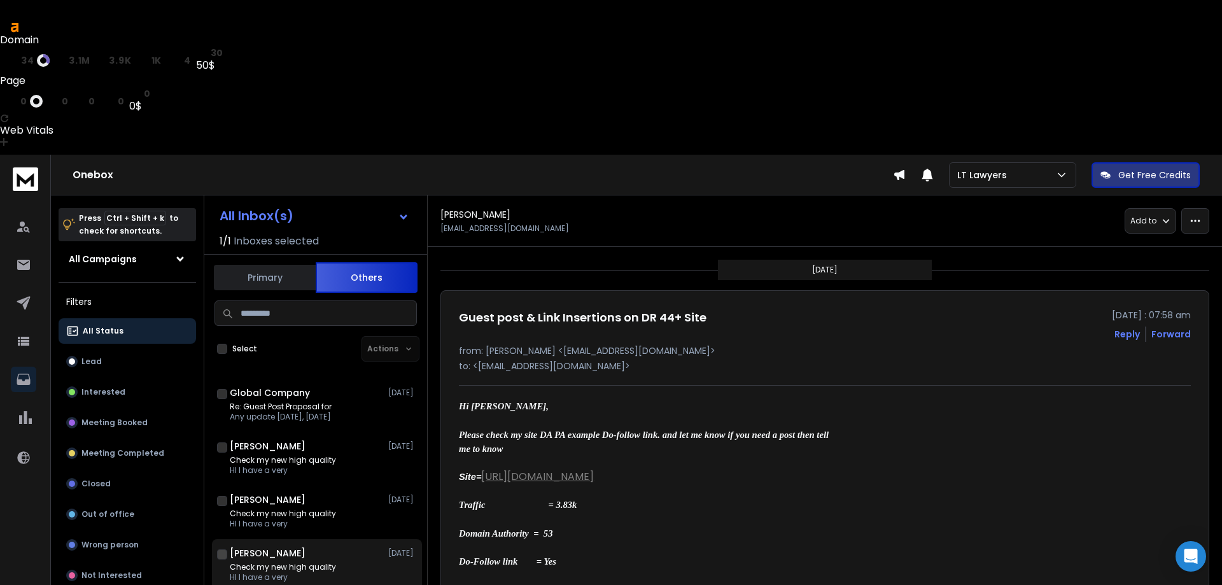
click at [308, 562] on p "Check my new high quality" at bounding box center [283, 567] width 106 height 10
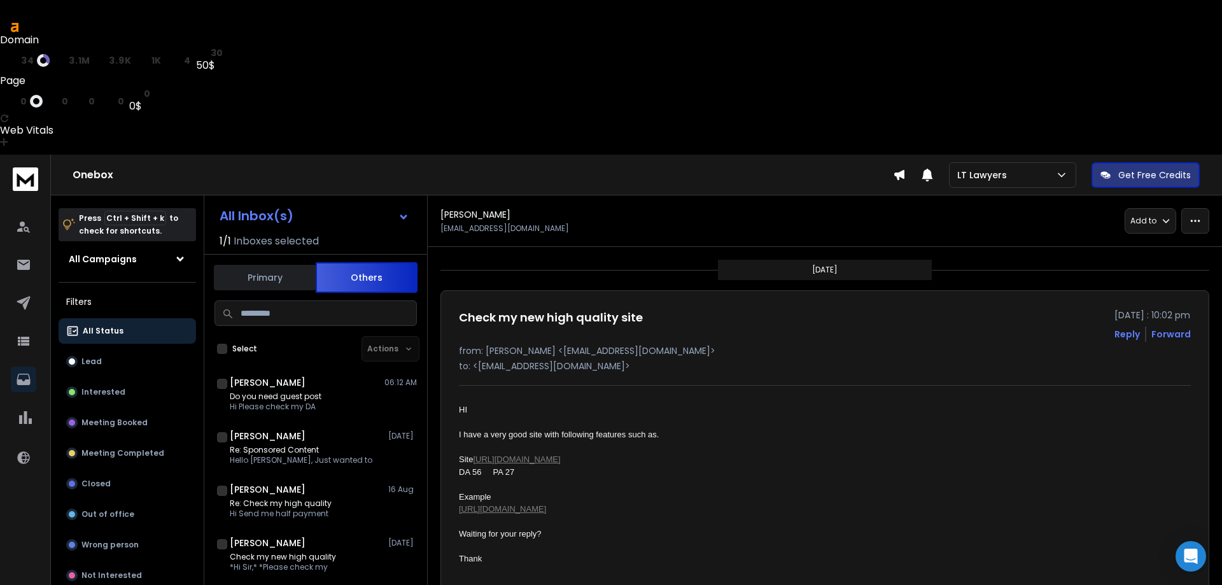
scroll to position [0, 0]
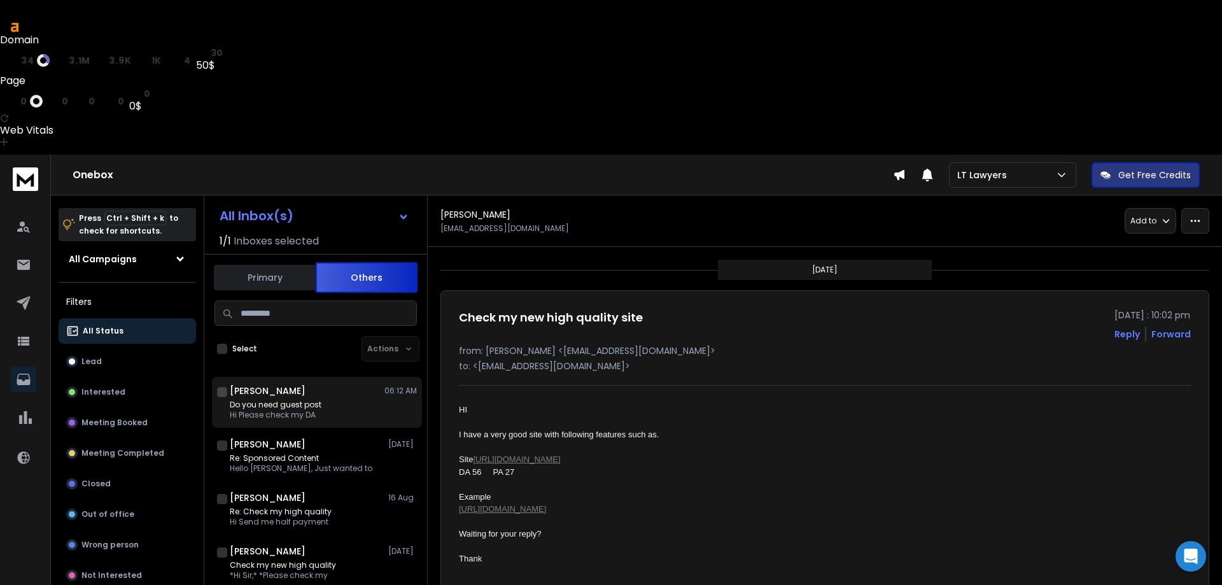
click at [342, 400] on div "Do you need guest post Hi Please check my DA" at bounding box center [323, 410] width 187 height 20
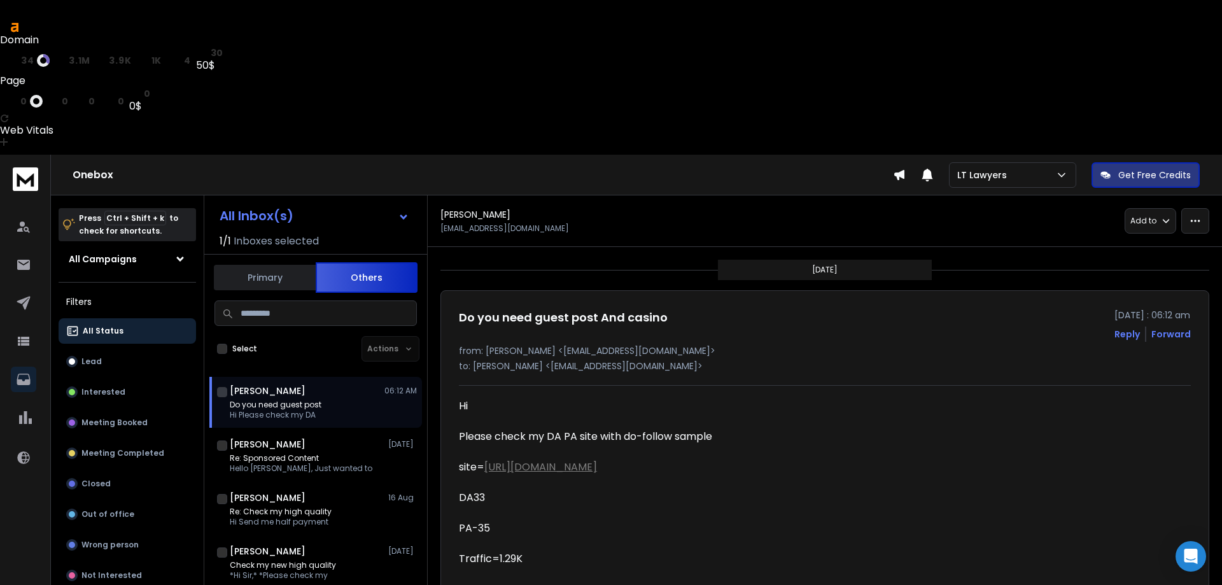
click at [783, 208] on div "Jon Boys JB jonboyslinksale@gmail.com" at bounding box center [630, 220] width 380 height 25
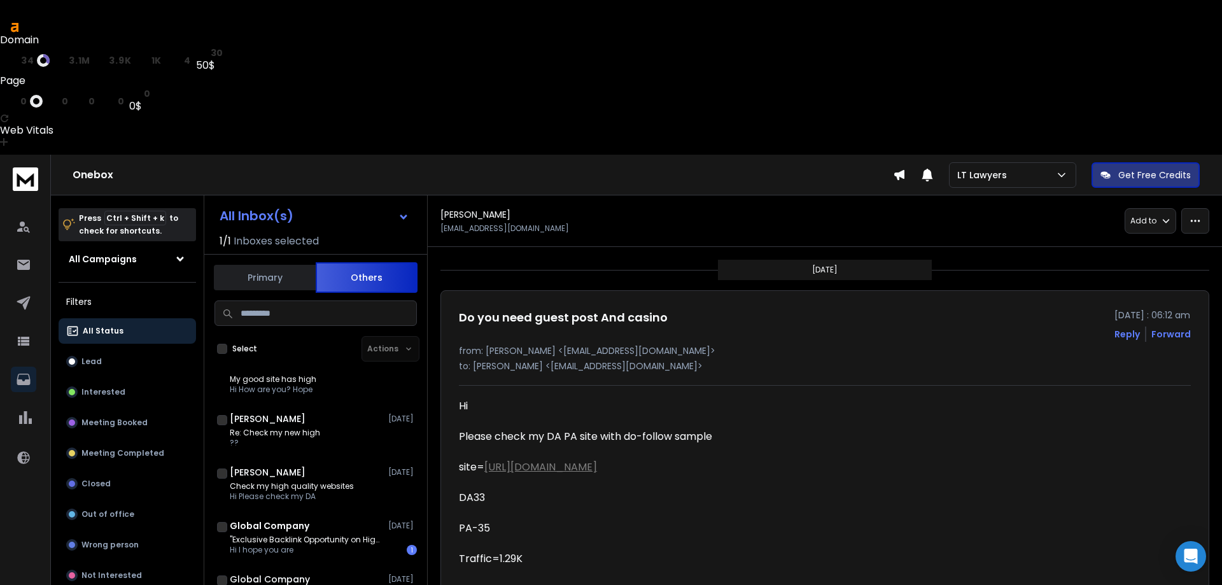
scroll to position [321, 0]
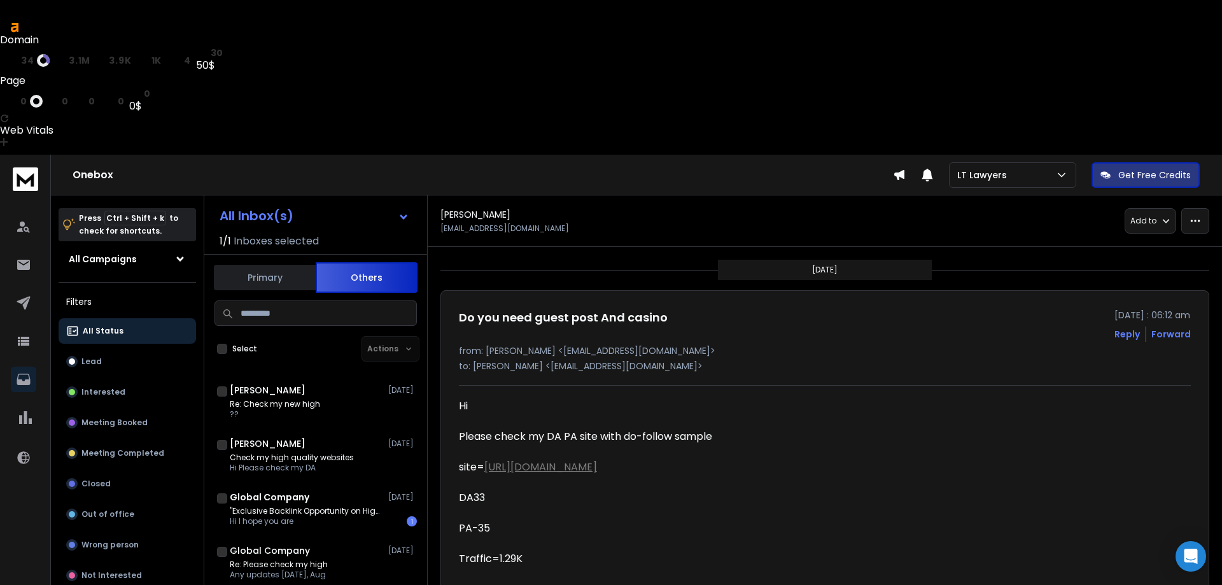
click at [31, 426] on div "H" at bounding box center [25, 447] width 51 height 585
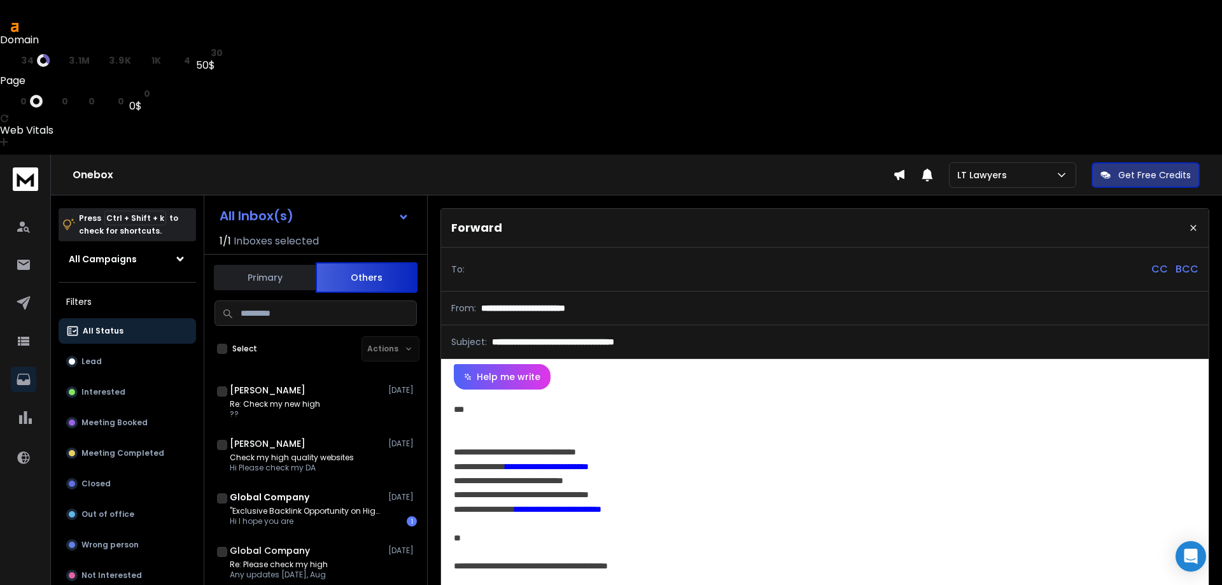
click at [1191, 225] on icon at bounding box center [1193, 228] width 6 height 6
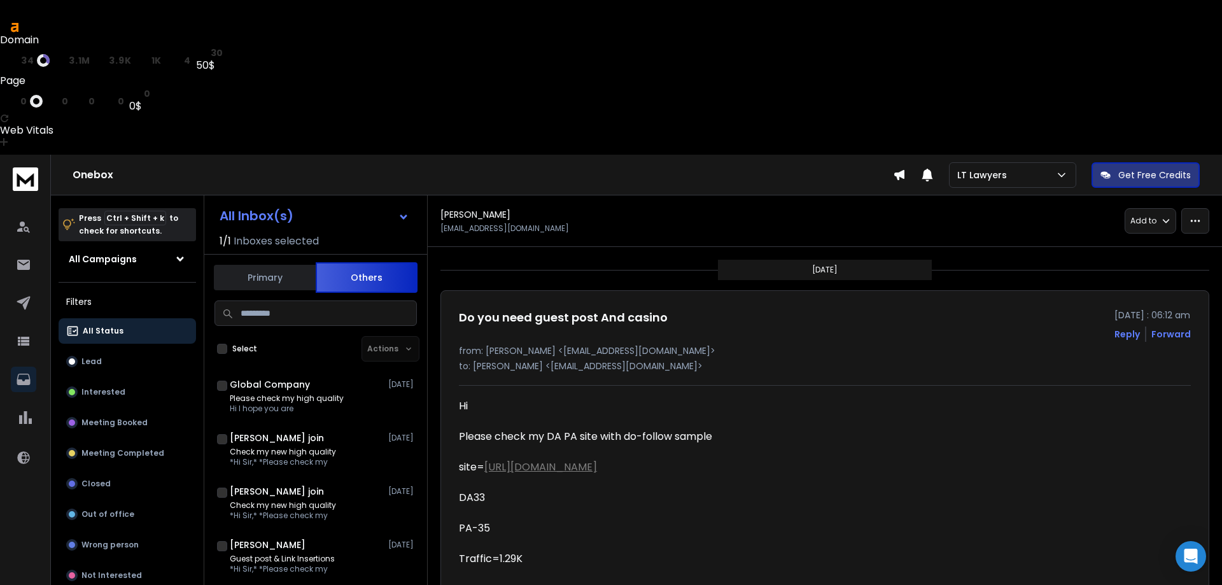
scroll to position [598, 0]
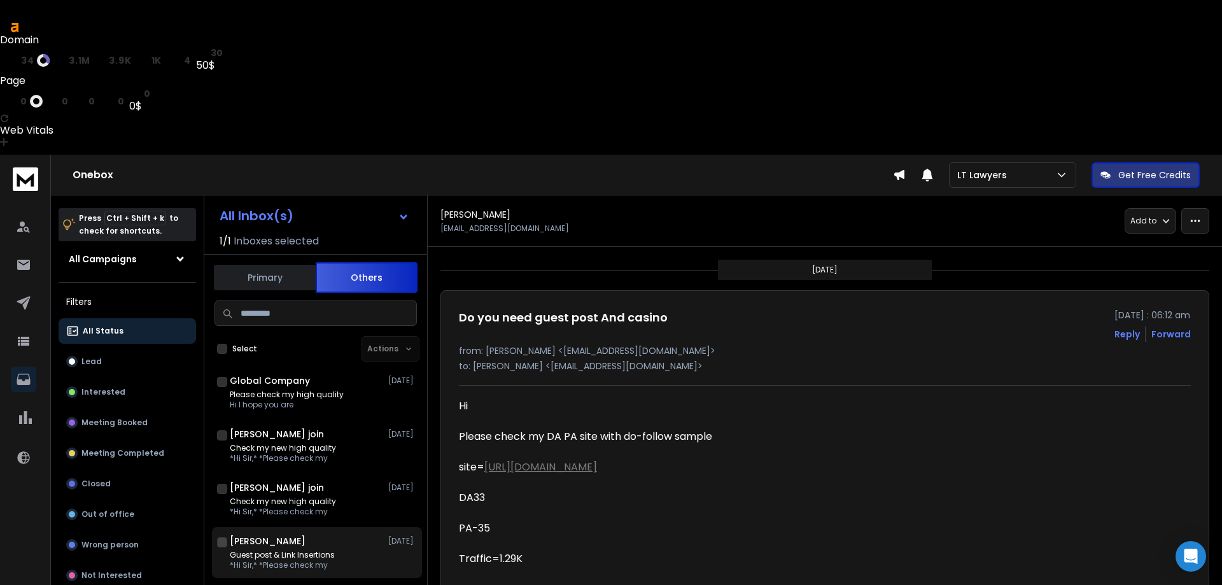
click at [323, 534] on div "Millie Falreya 31 Jul" at bounding box center [323, 540] width 187 height 13
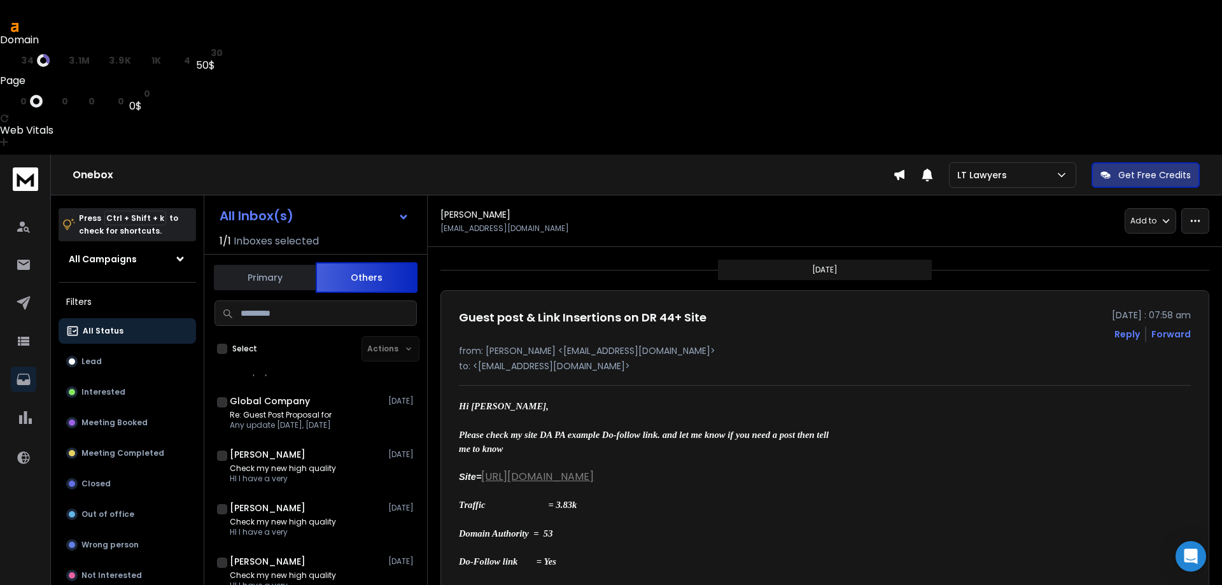
scroll to position [1009, 0]
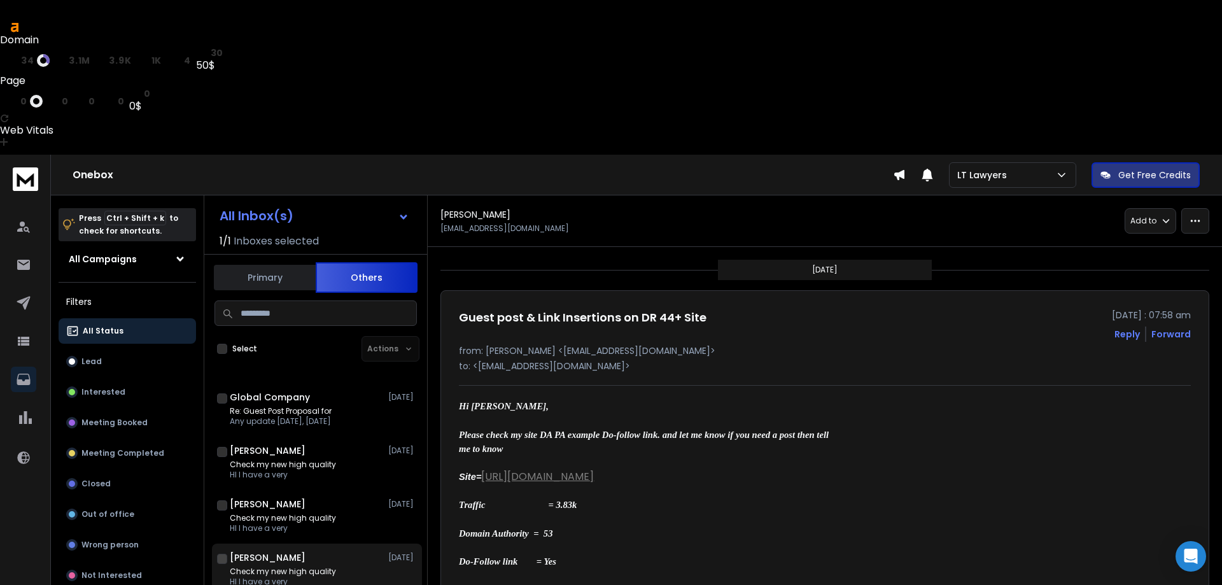
click at [308, 551] on div "Humaira Rajpoot 24 Jul Check my new high quality HI I have a very" at bounding box center [323, 569] width 187 height 36
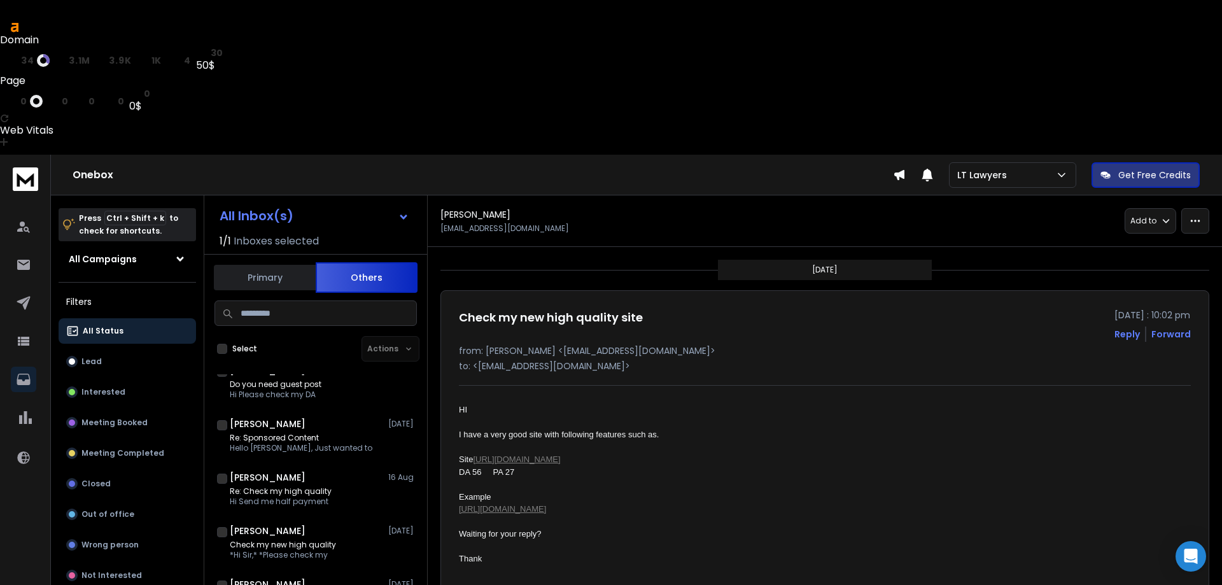
scroll to position [0, 0]
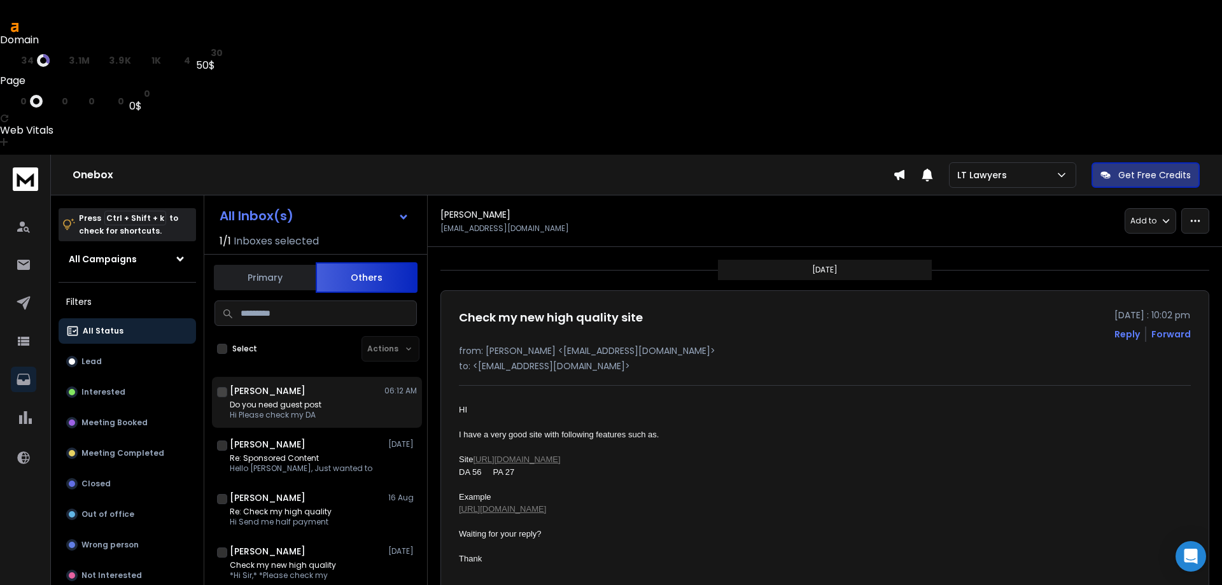
click at [342, 400] on div "Do you need guest post Hi Please check my DA" at bounding box center [323, 410] width 187 height 20
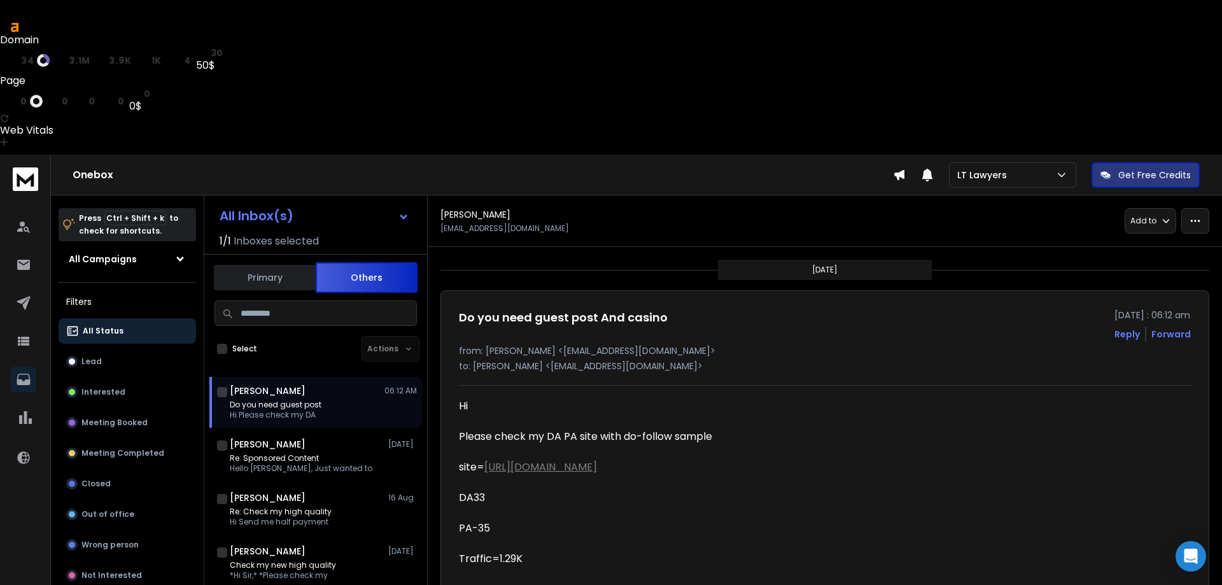
click at [783, 208] on div "Jon Boys JB jonboyslinksale@gmail.com" at bounding box center [630, 220] width 380 height 25
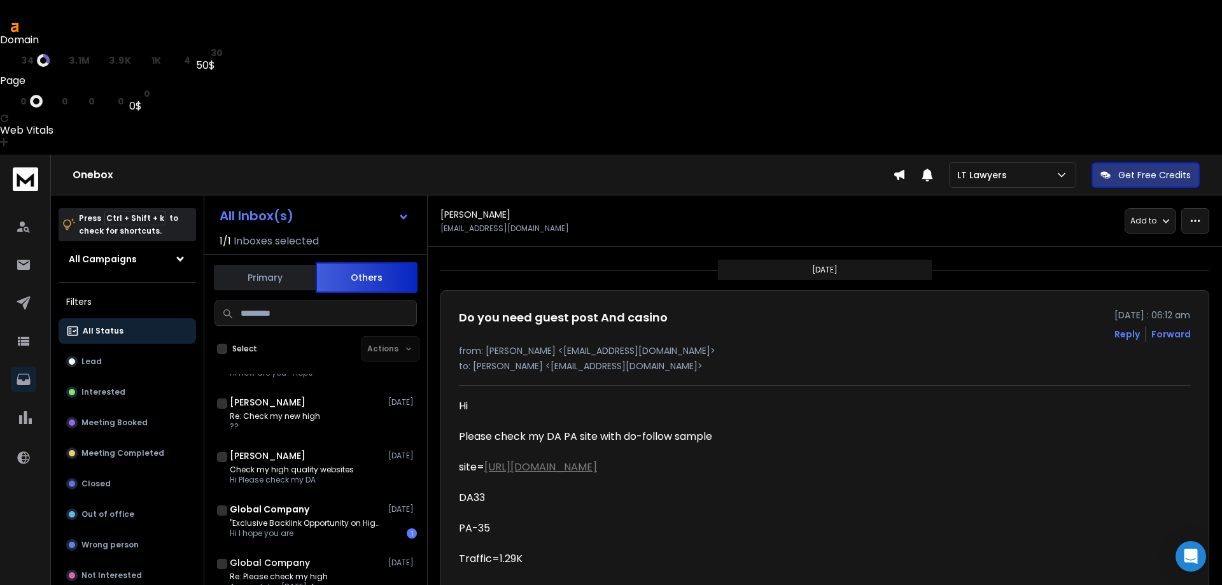
scroll to position [321, 0]
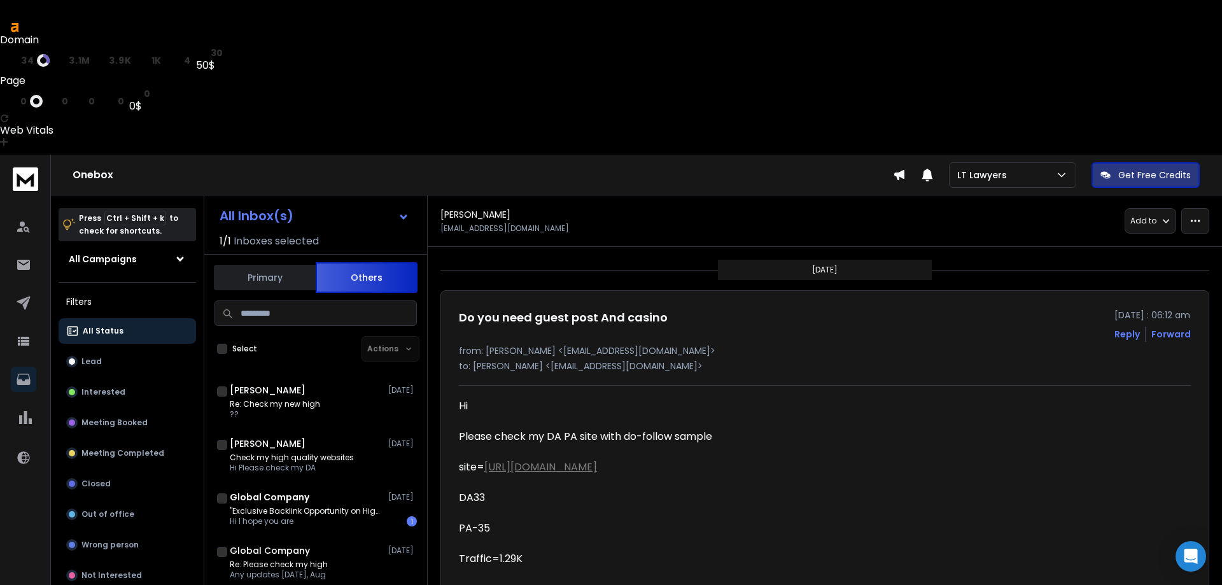
click at [31, 426] on div "H" at bounding box center [25, 447] width 51 height 585
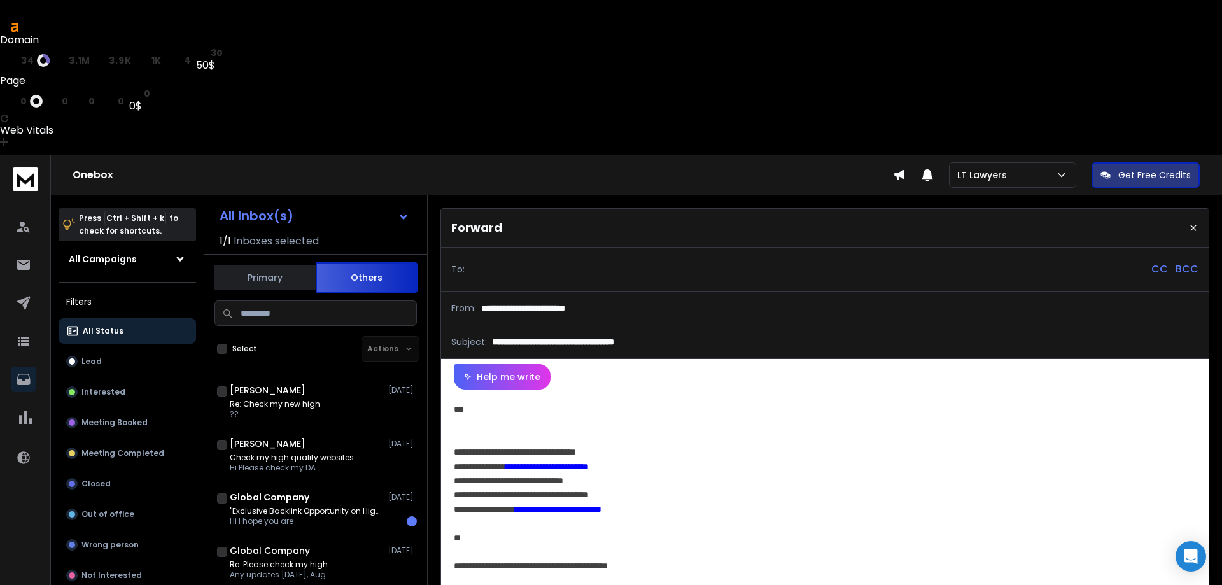
click at [1191, 225] on icon at bounding box center [1193, 228] width 6 height 6
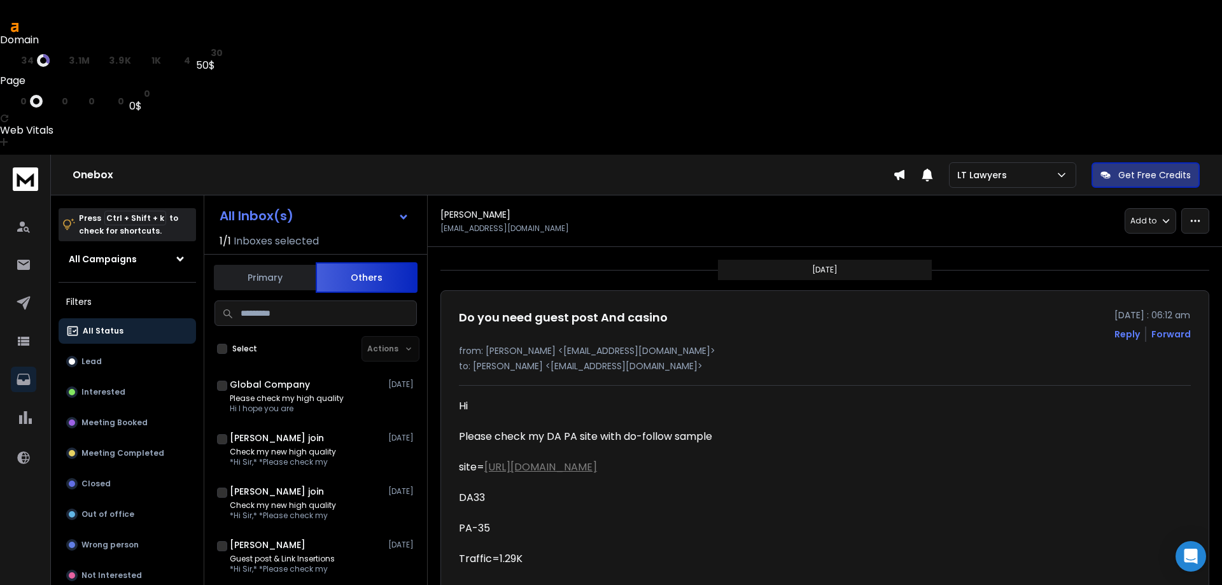
scroll to position [599, 0]
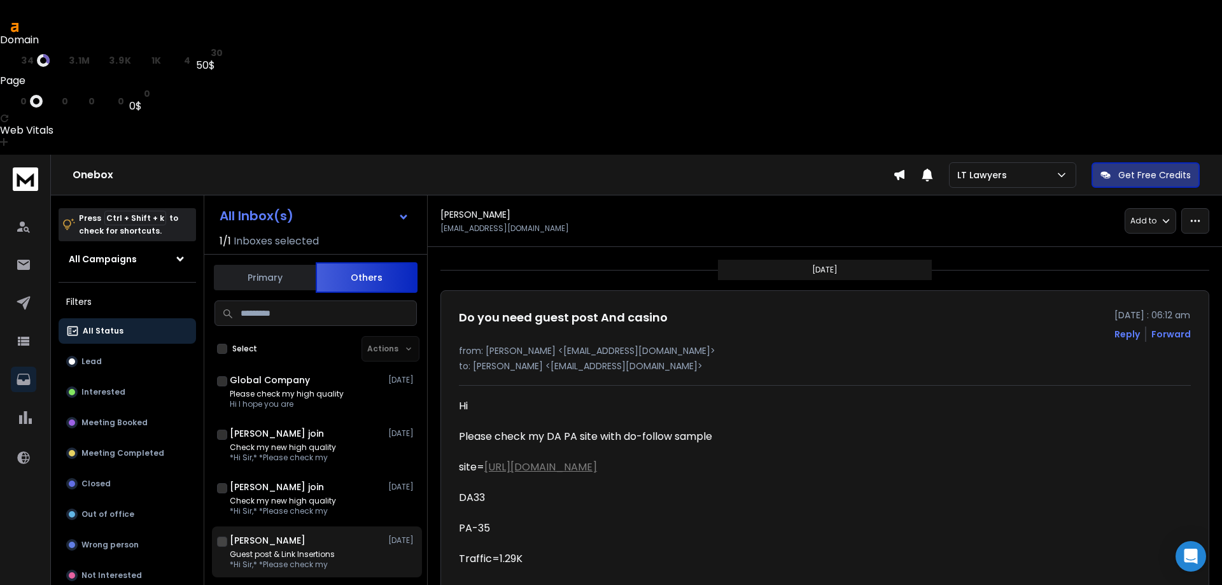
click at [323, 534] on div "Millie Falreya 31 Jul" at bounding box center [323, 540] width 187 height 13
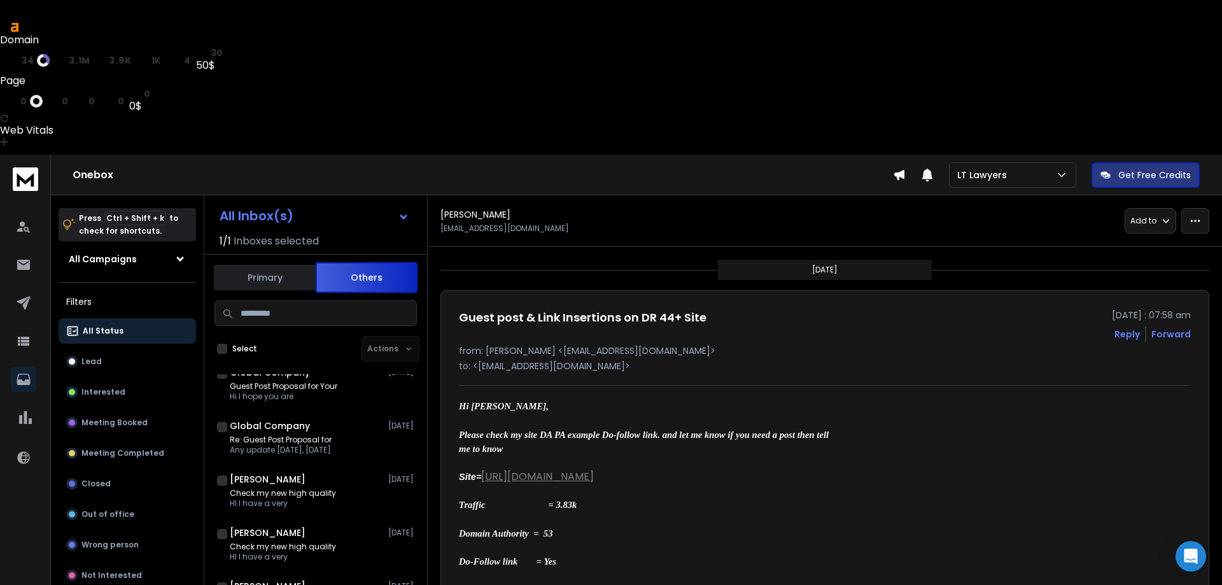
scroll to position [1014, 0]
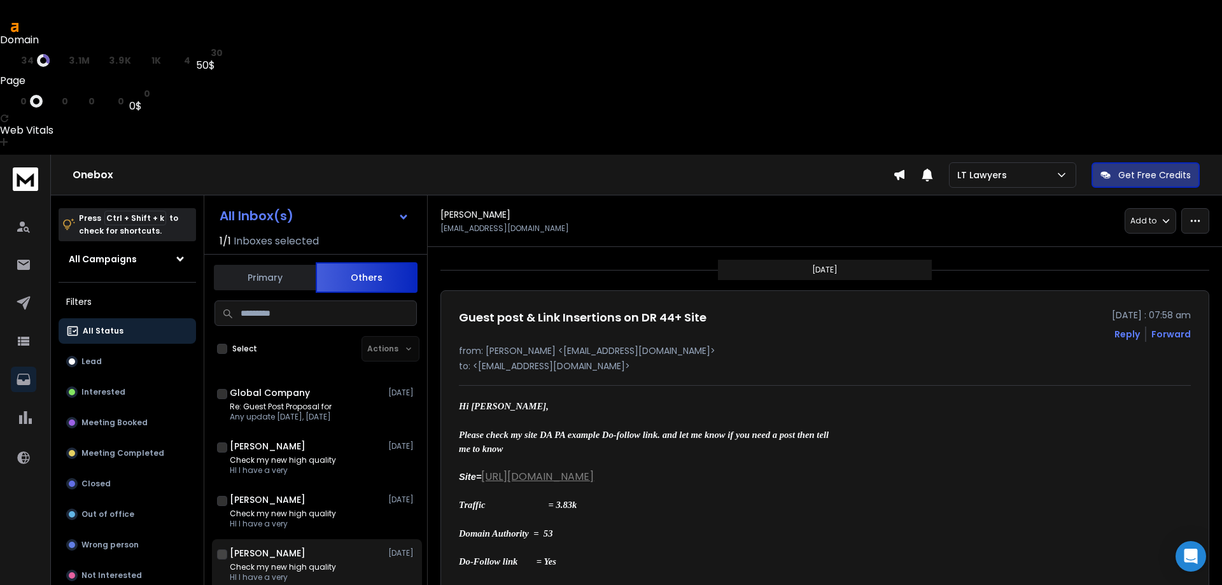
click at [308, 562] on p "Check my new high quality" at bounding box center [283, 567] width 106 height 10
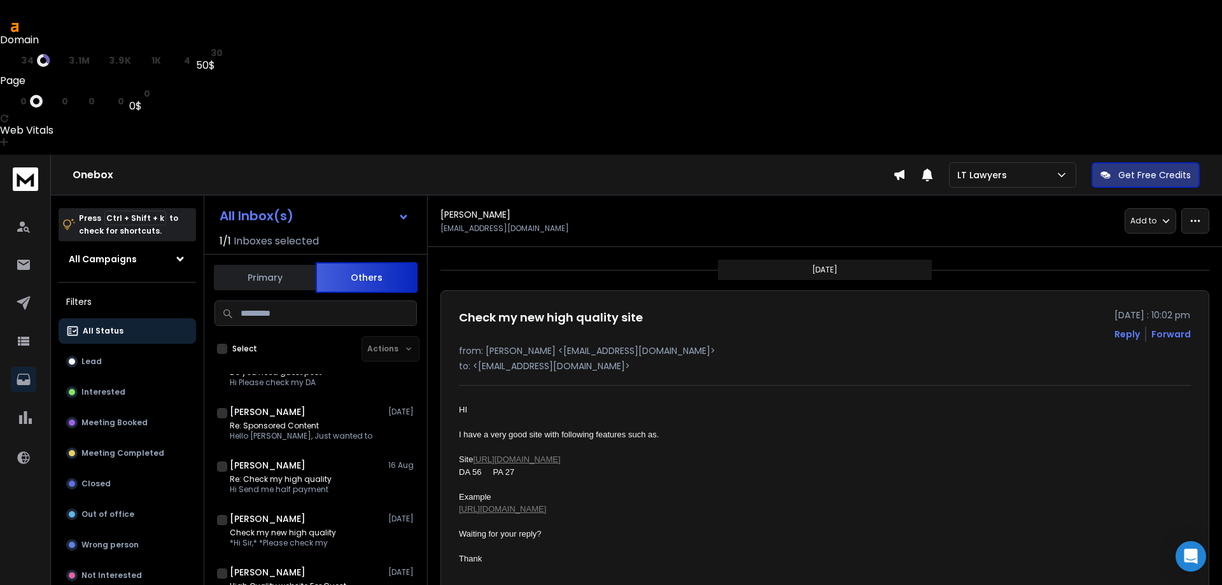
scroll to position [0, 0]
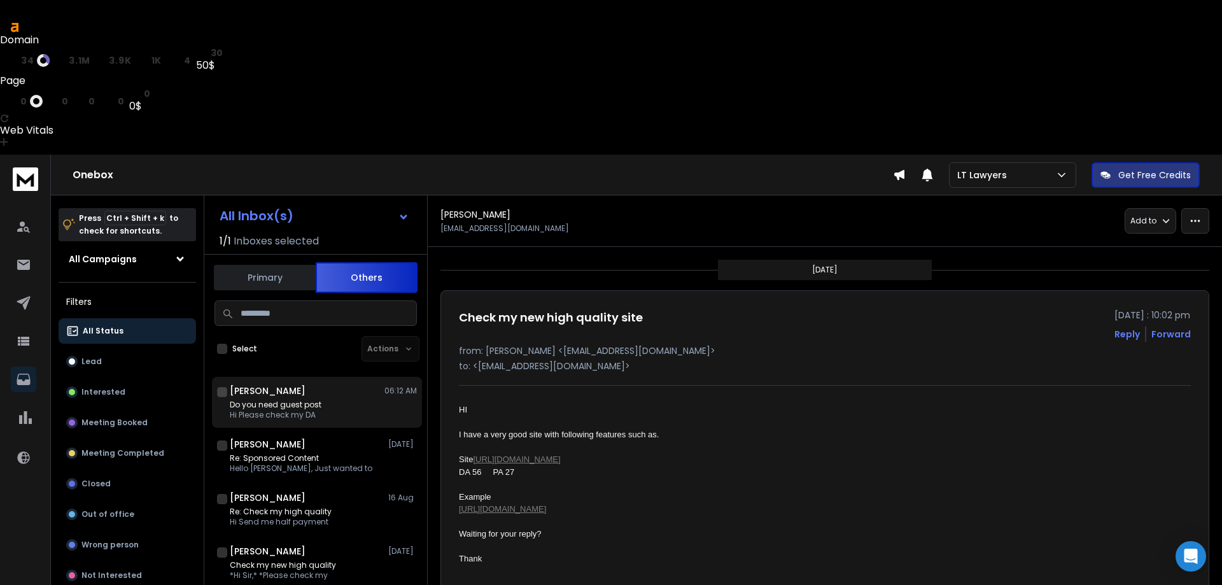
click at [342, 400] on div "Do you need guest post Hi Please check my DA" at bounding box center [323, 410] width 187 height 20
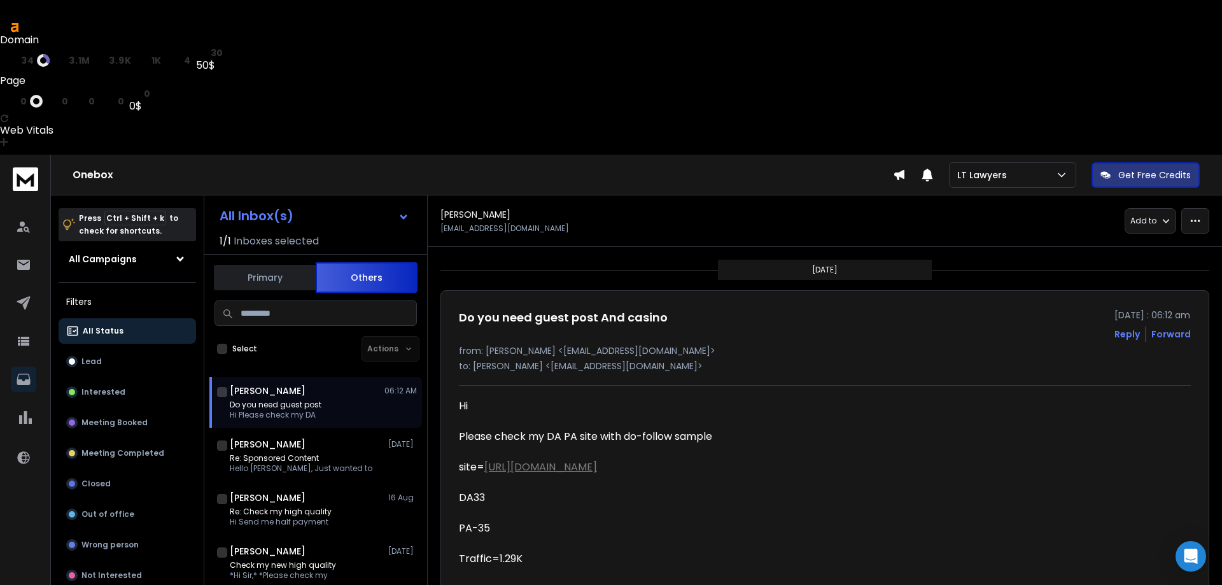
click at [783, 208] on div "Jon Boys JB jonboyslinksale@gmail.com" at bounding box center [630, 220] width 380 height 25
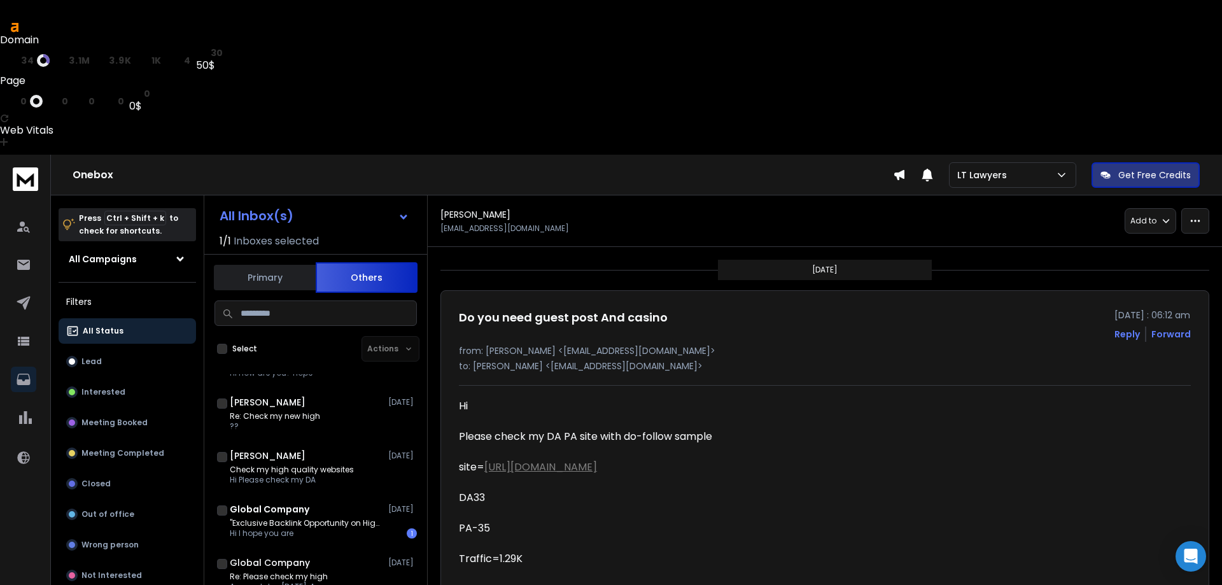
scroll to position [321, 0]
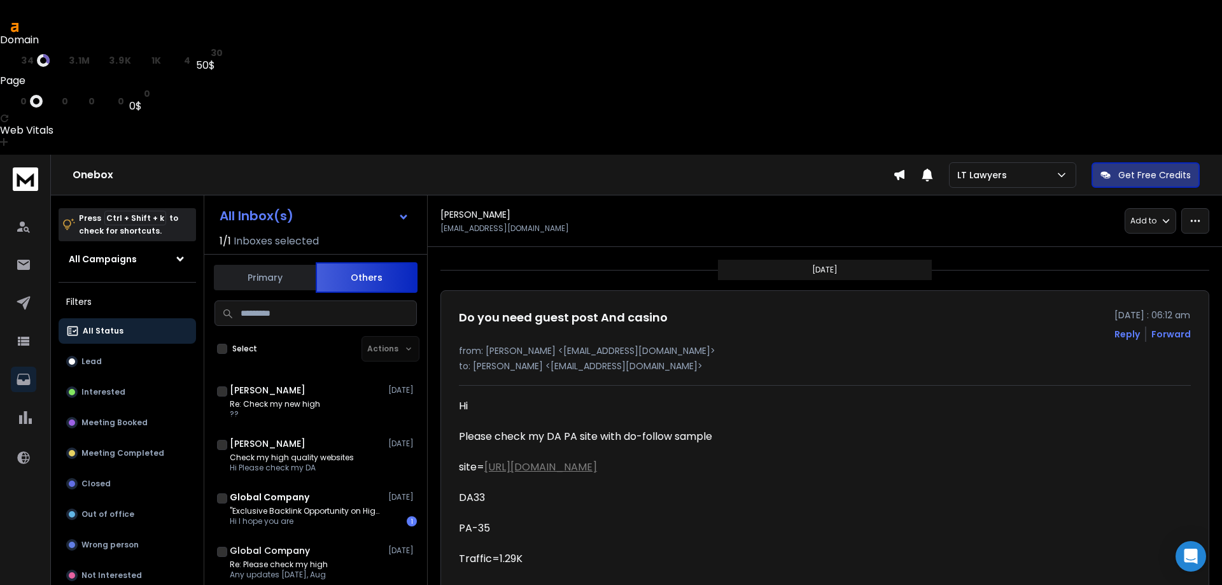
click at [31, 426] on div "H" at bounding box center [25, 447] width 51 height 585
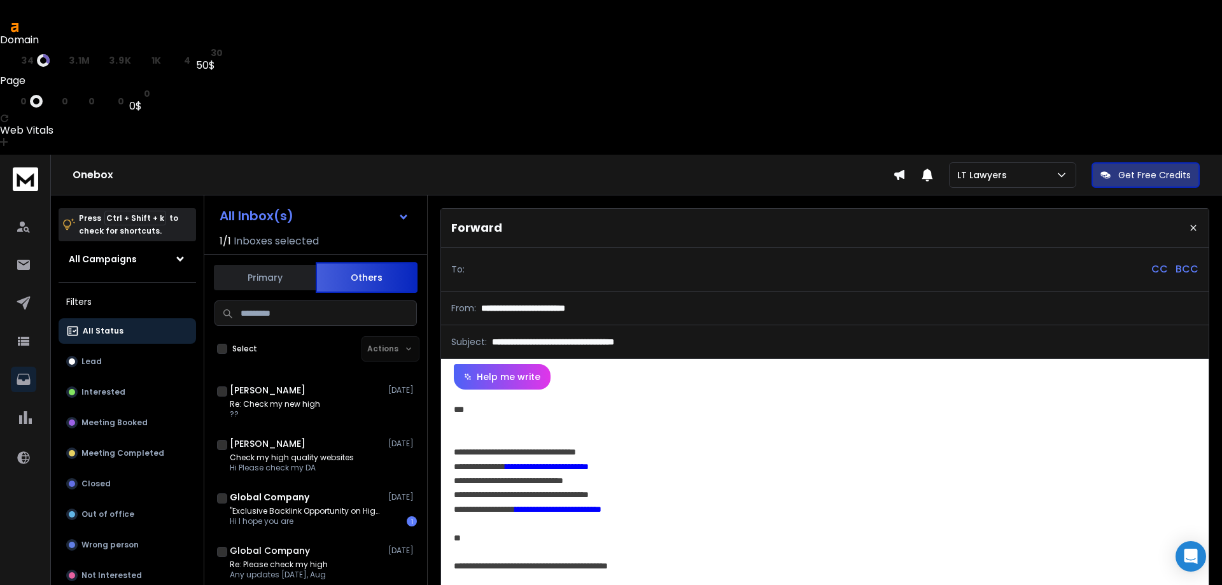
click at [1191, 225] on icon at bounding box center [1193, 228] width 6 height 6
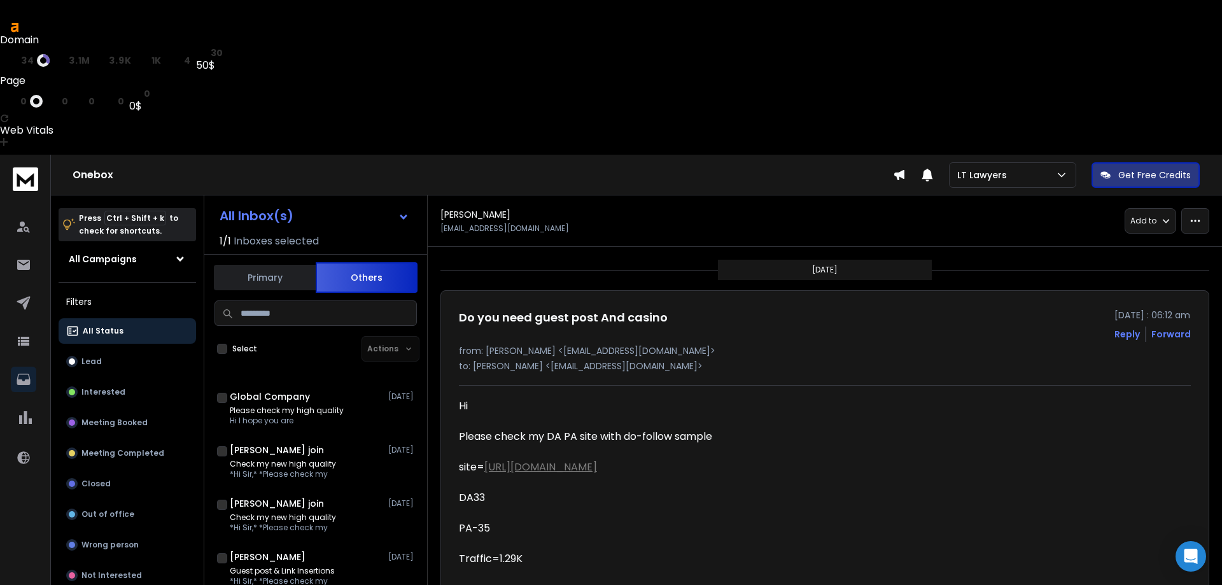
scroll to position [598, 0]
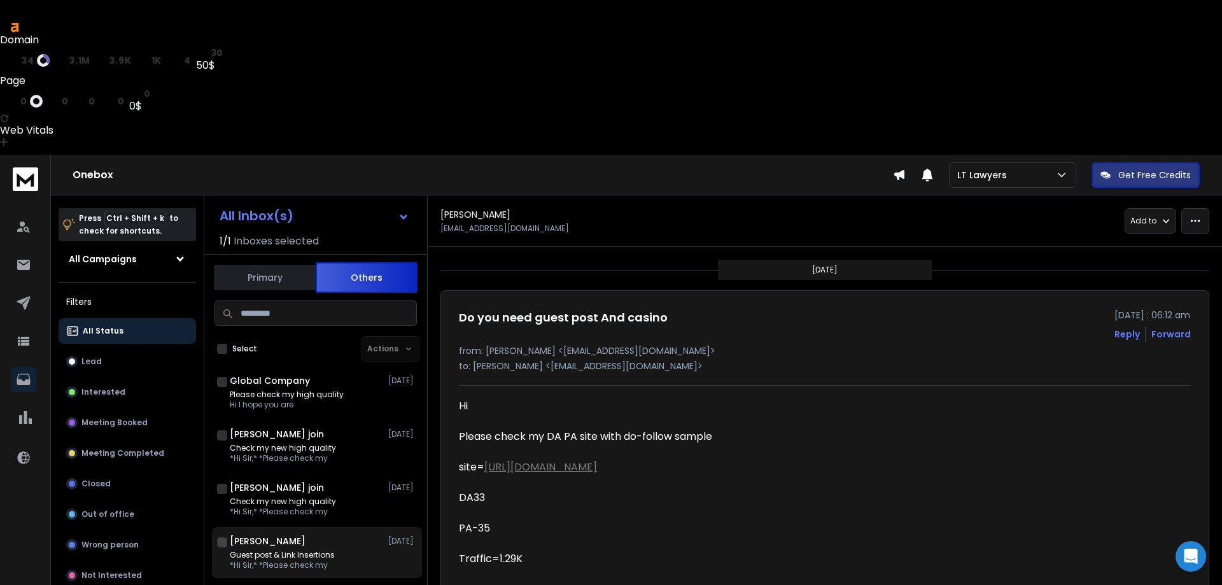
click at [323, 534] on div "Millie Falreya 31 Jul" at bounding box center [323, 540] width 187 height 13
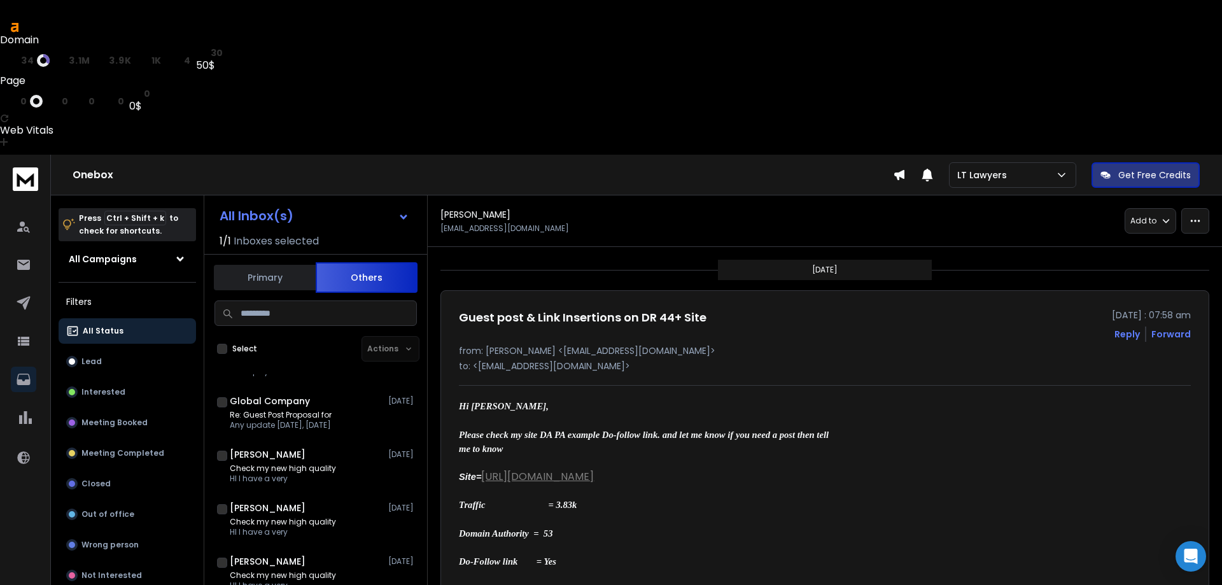
scroll to position [1010, 0]
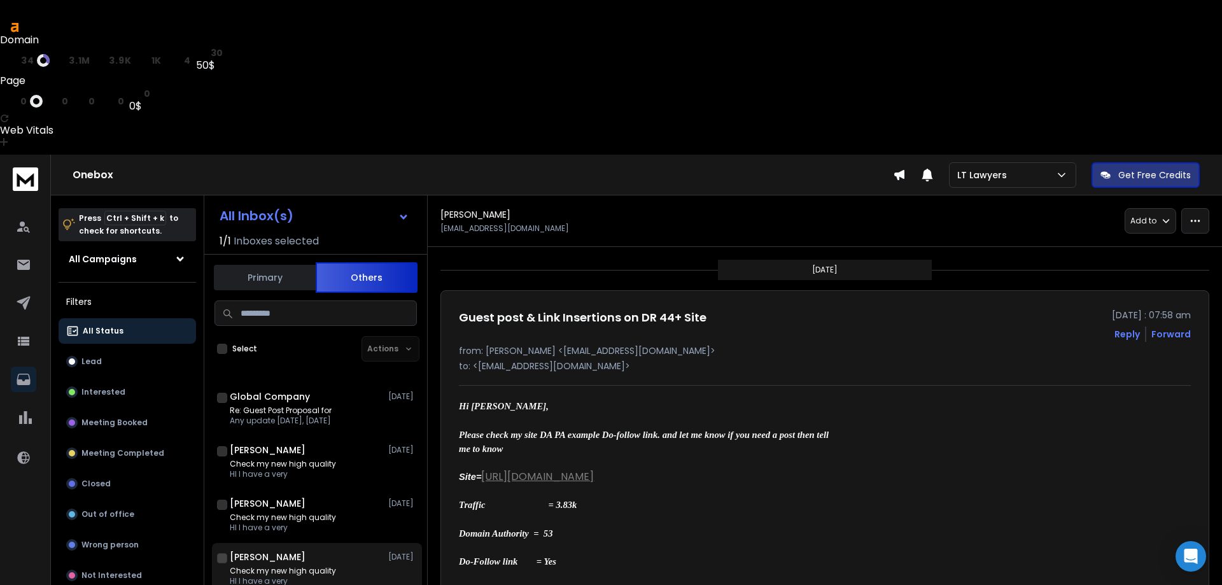
click at [308, 550] on div "Humaira Rajpoot 24 Jul Check my new high quality HI I have a very" at bounding box center [323, 568] width 187 height 36
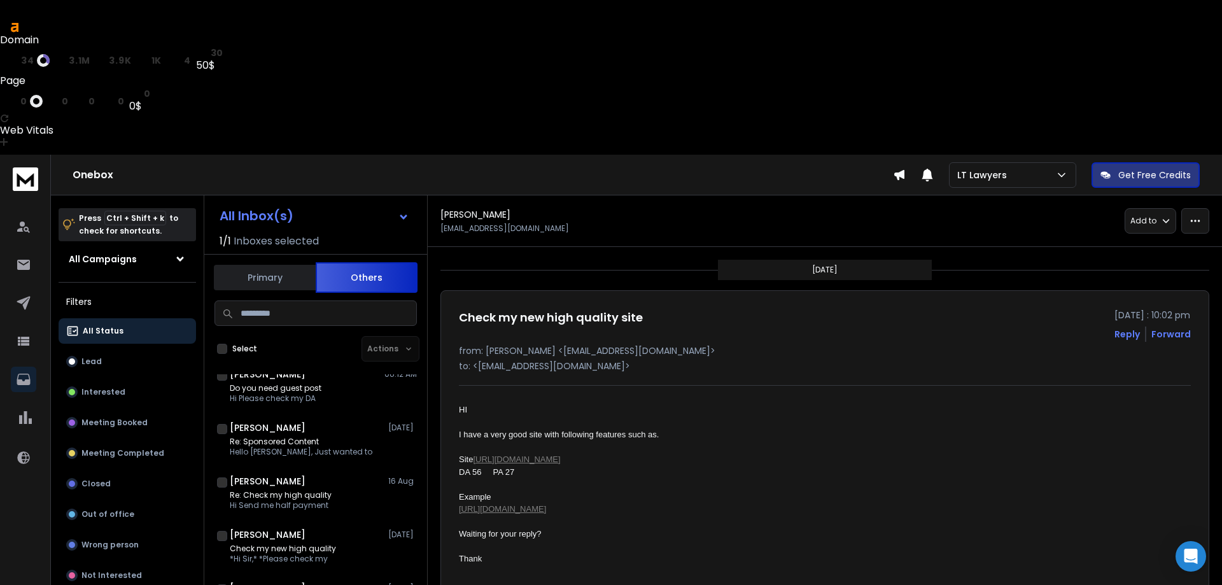
scroll to position [0, 0]
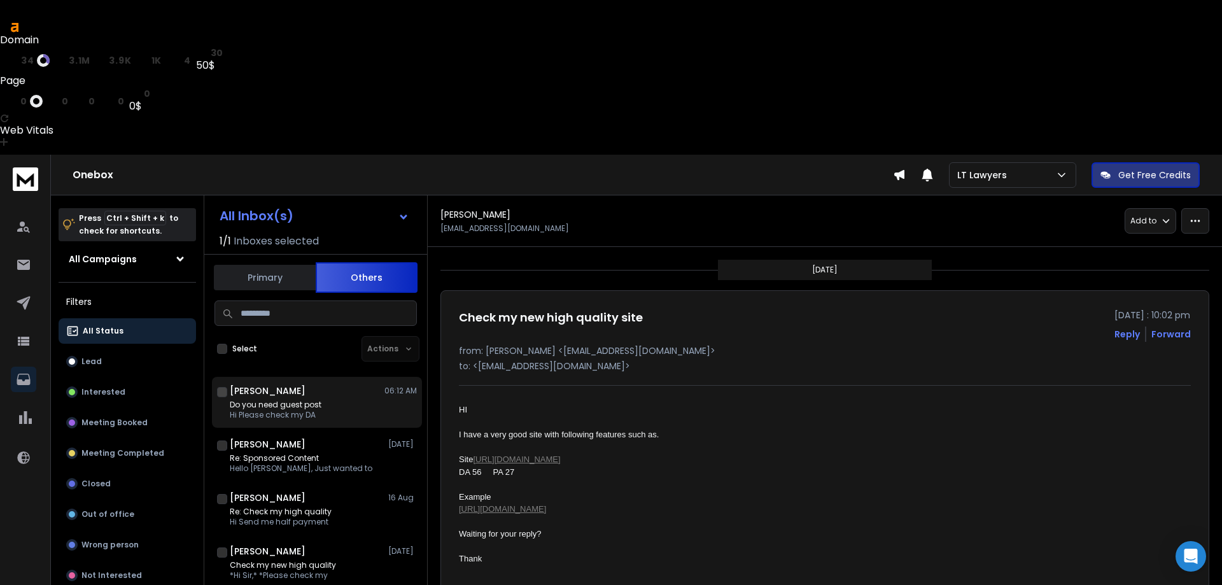
click at [342, 400] on div "Do you need guest post Hi Please check my DA" at bounding box center [323, 410] width 187 height 20
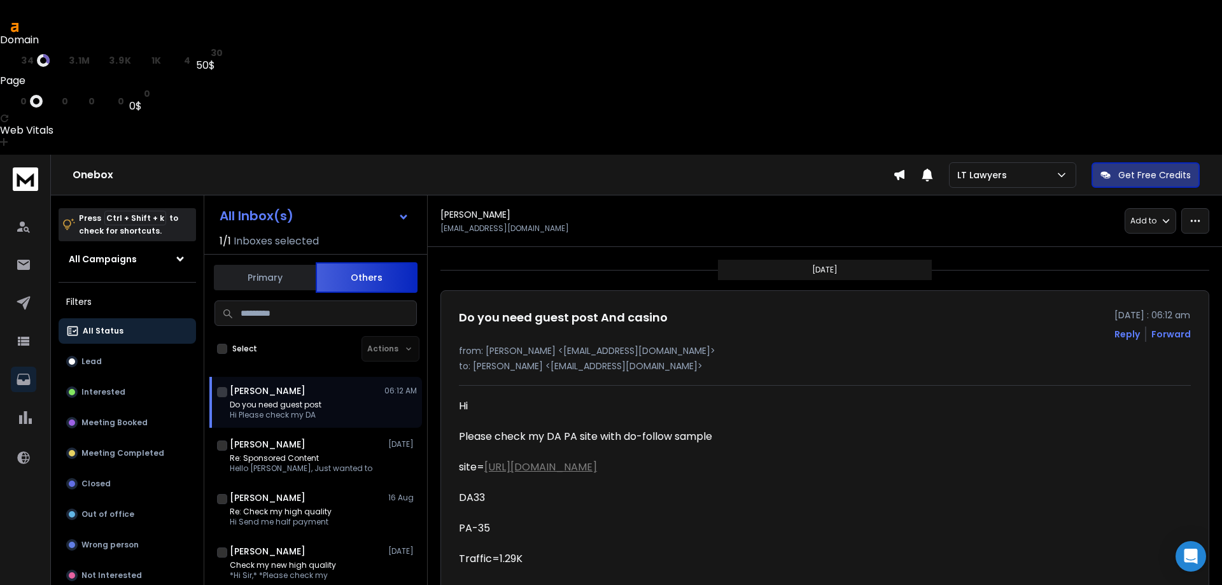
click at [783, 208] on div "Jon Boys JB jonboyslinksale@gmail.com" at bounding box center [630, 220] width 380 height 25
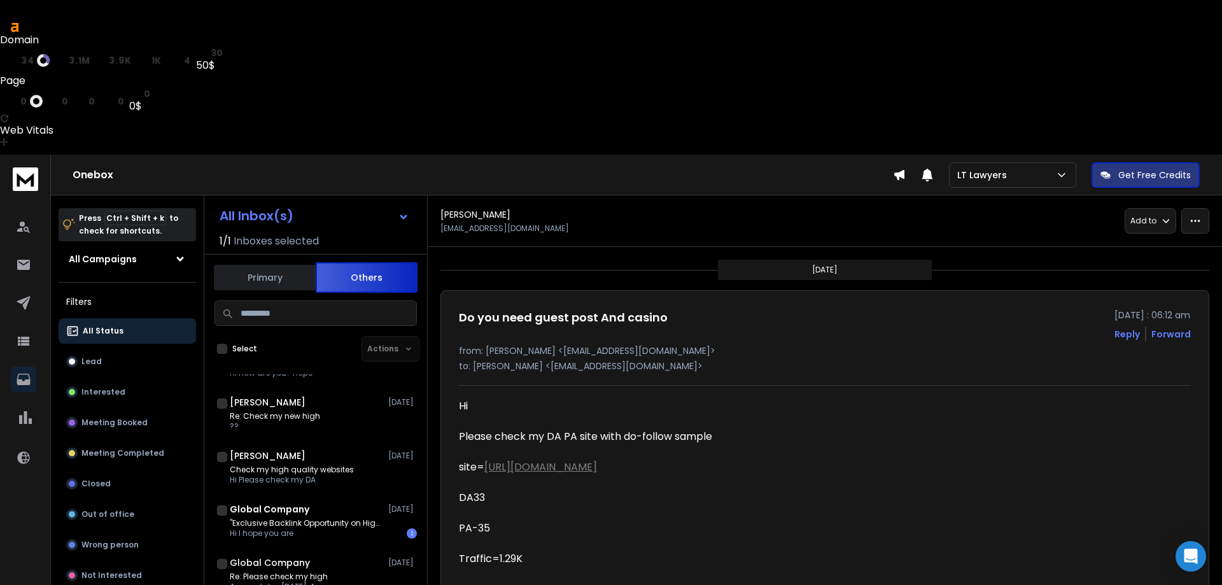
scroll to position [321, 0]
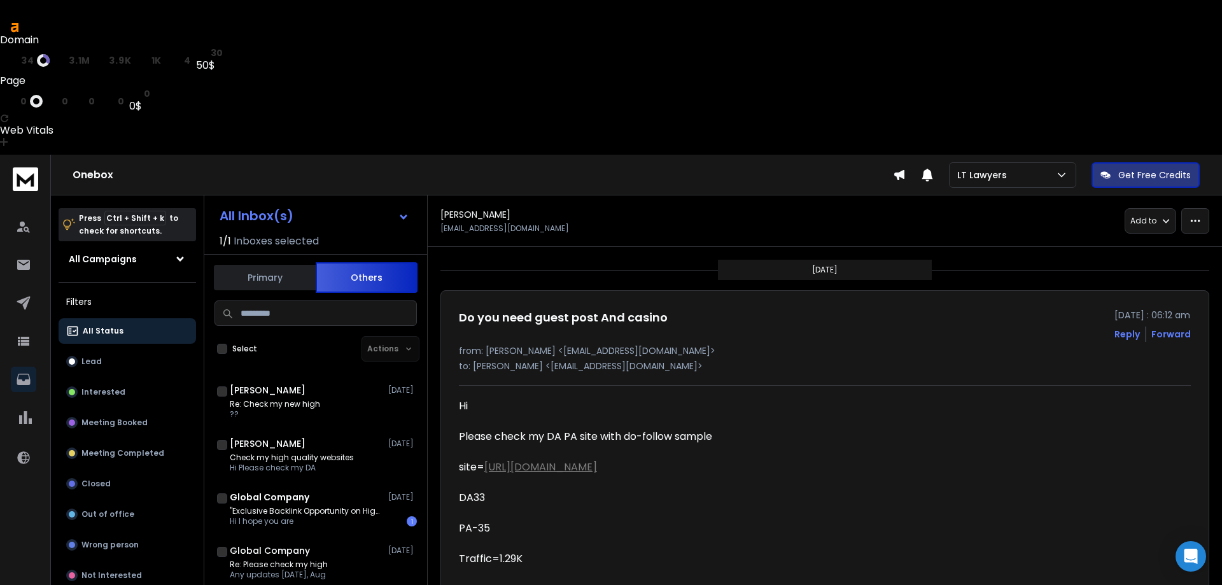
click at [31, 426] on div "H" at bounding box center [25, 447] width 51 height 585
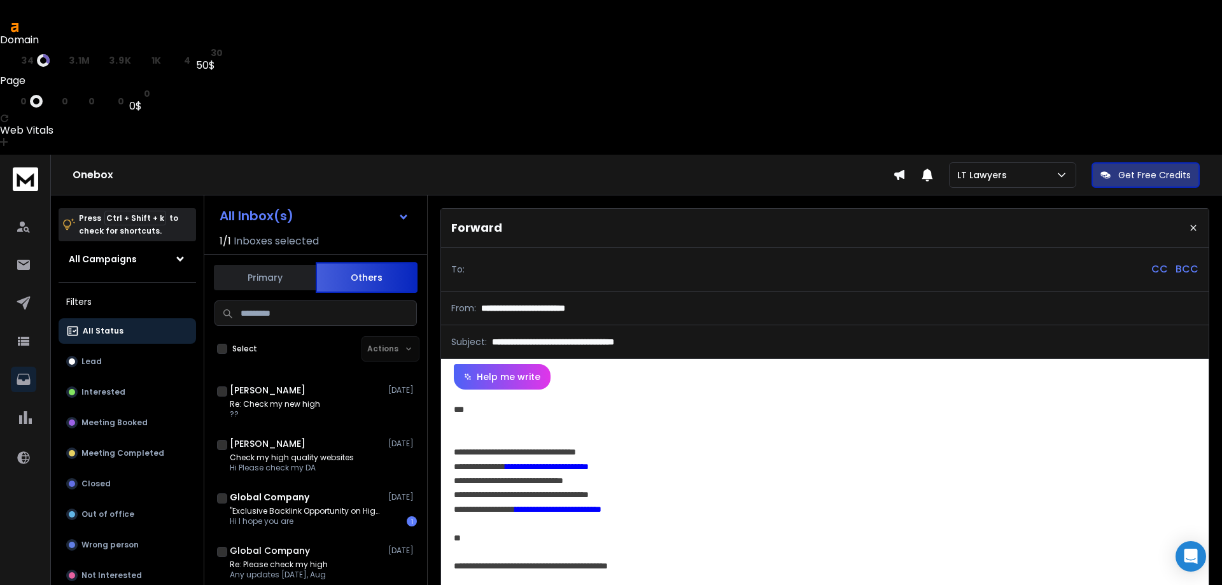
click at [1191, 225] on icon at bounding box center [1193, 228] width 6 height 6
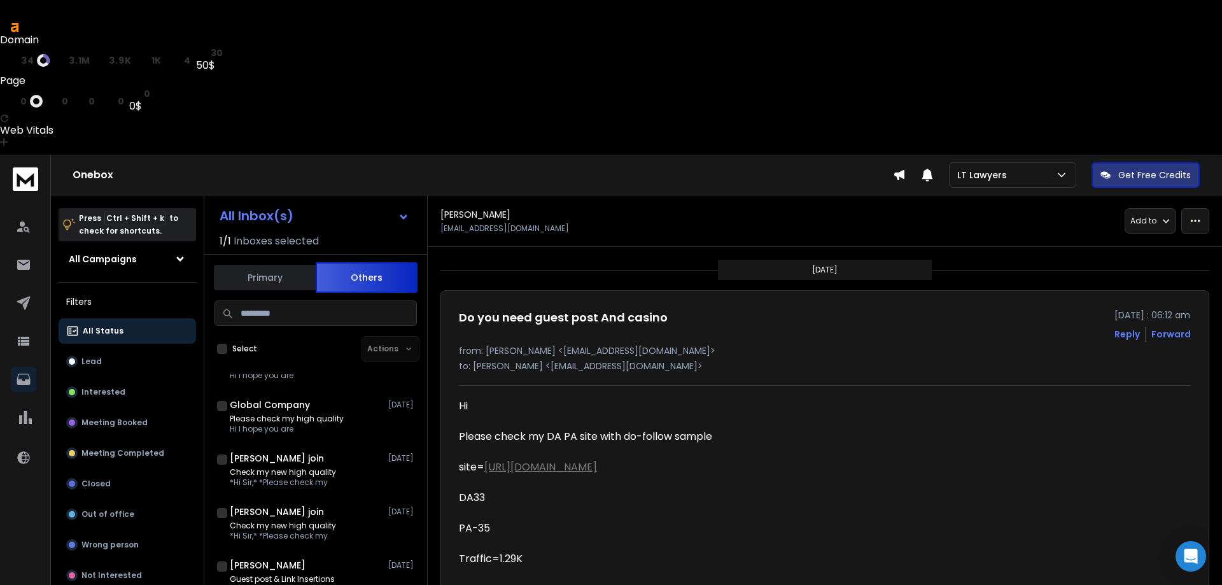
scroll to position [598, 0]
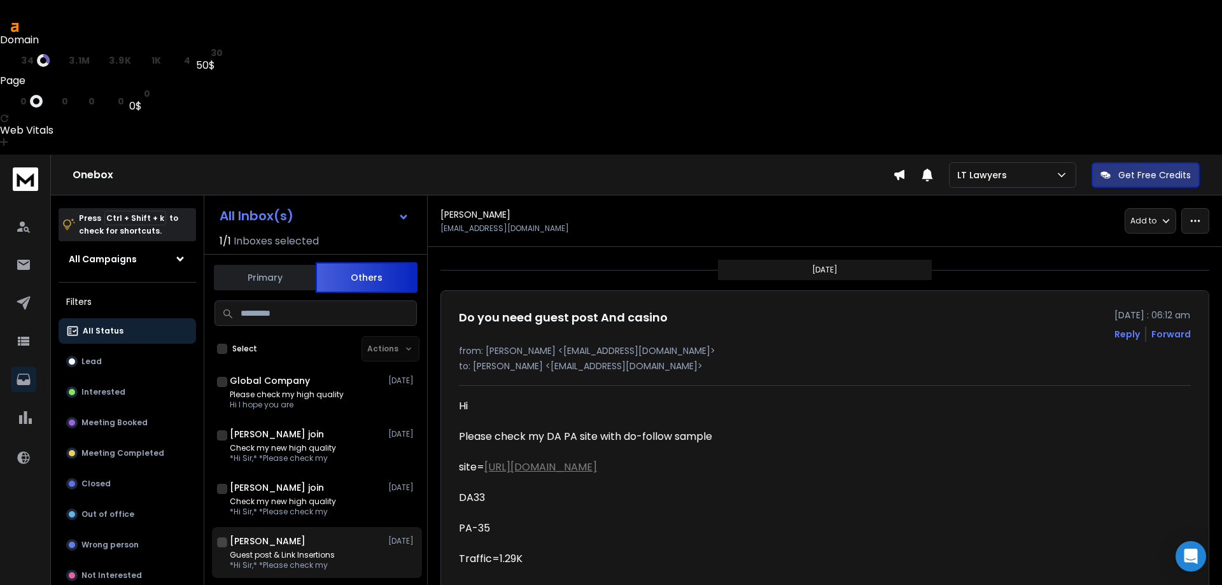
click at [323, 534] on div "Millie Falreya 31 Jul" at bounding box center [323, 540] width 187 height 13
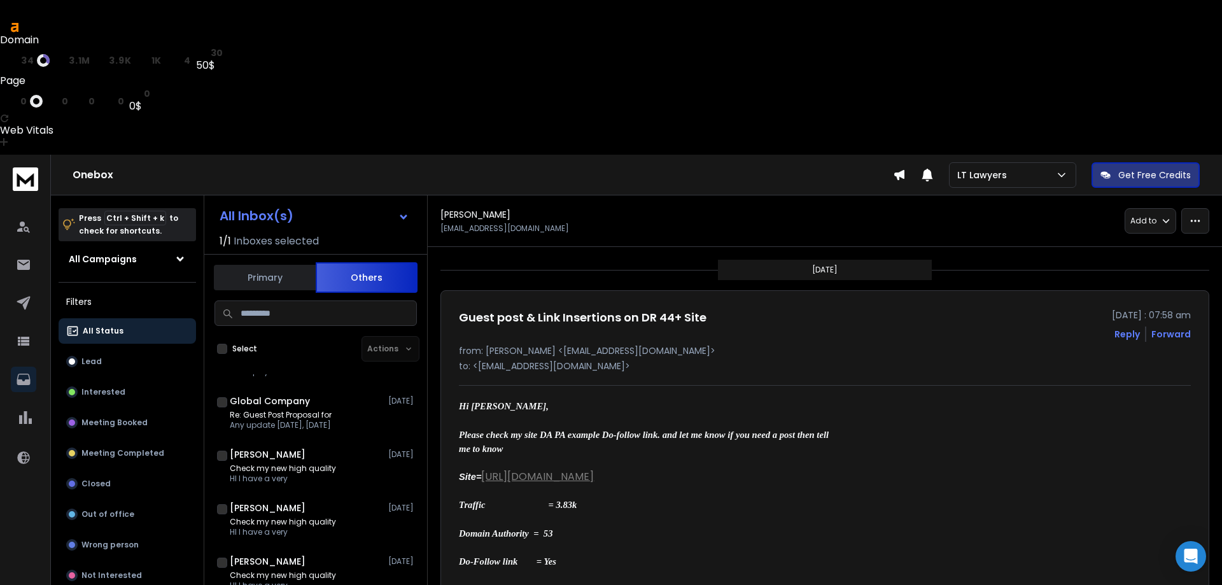
scroll to position [1010, 0]
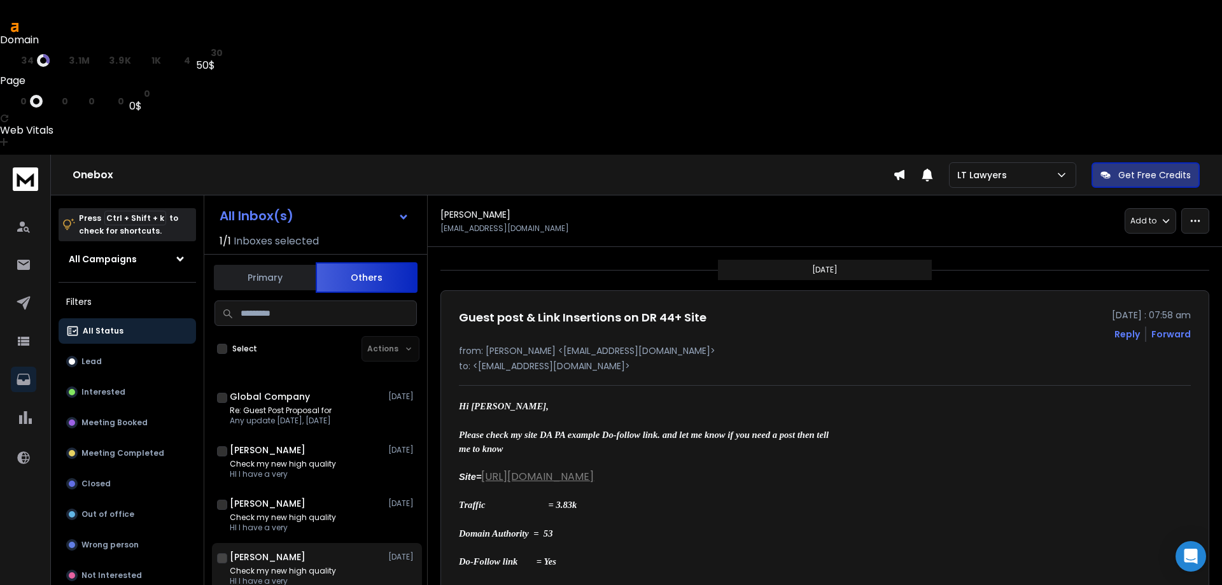
click at [308, 550] on div "Humaira Rajpoot 24 Jul Check my new high quality HI I have a very" at bounding box center [323, 568] width 187 height 36
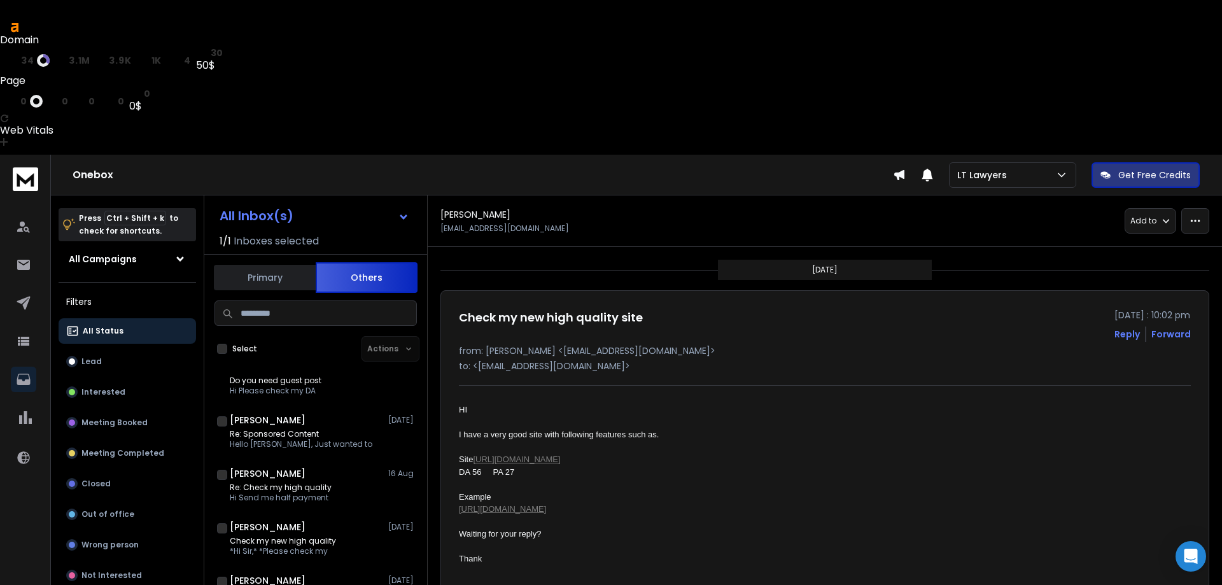
scroll to position [0, 0]
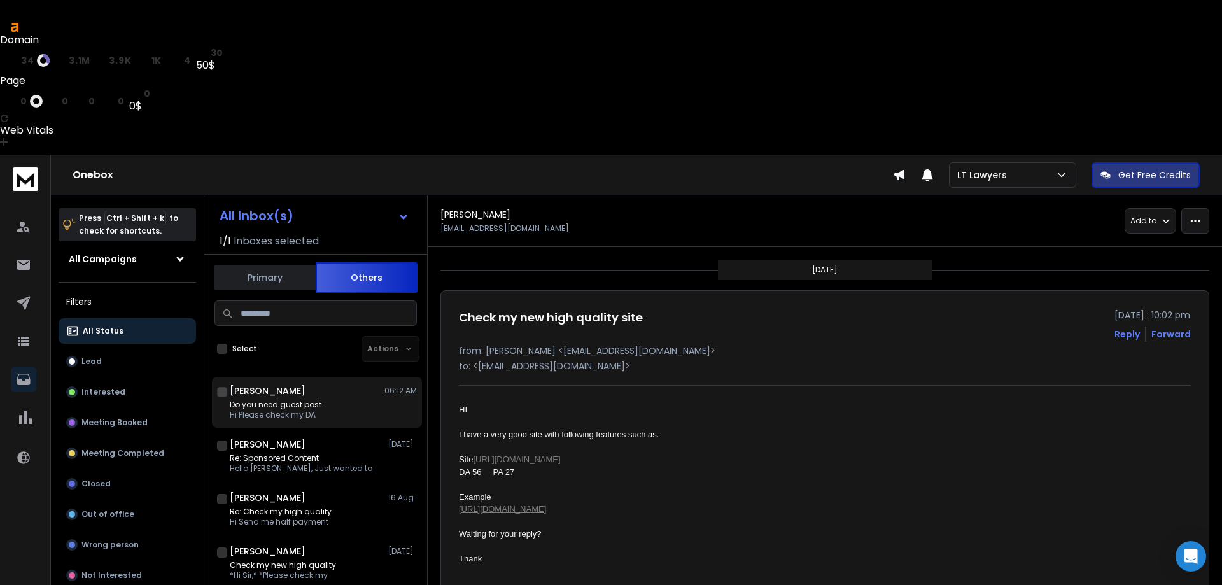
click at [342, 400] on div "Do you need guest post Hi Please check my DA" at bounding box center [323, 410] width 187 height 20
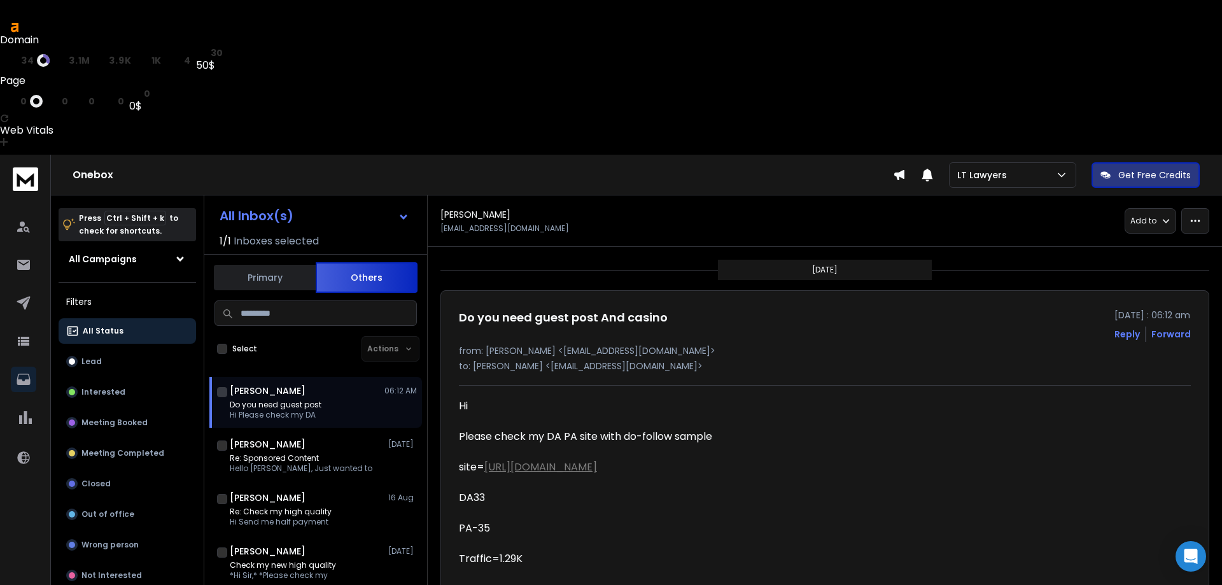
click at [783, 208] on div "Jon Boys JB jonboyslinksale@gmail.com" at bounding box center [630, 220] width 380 height 25
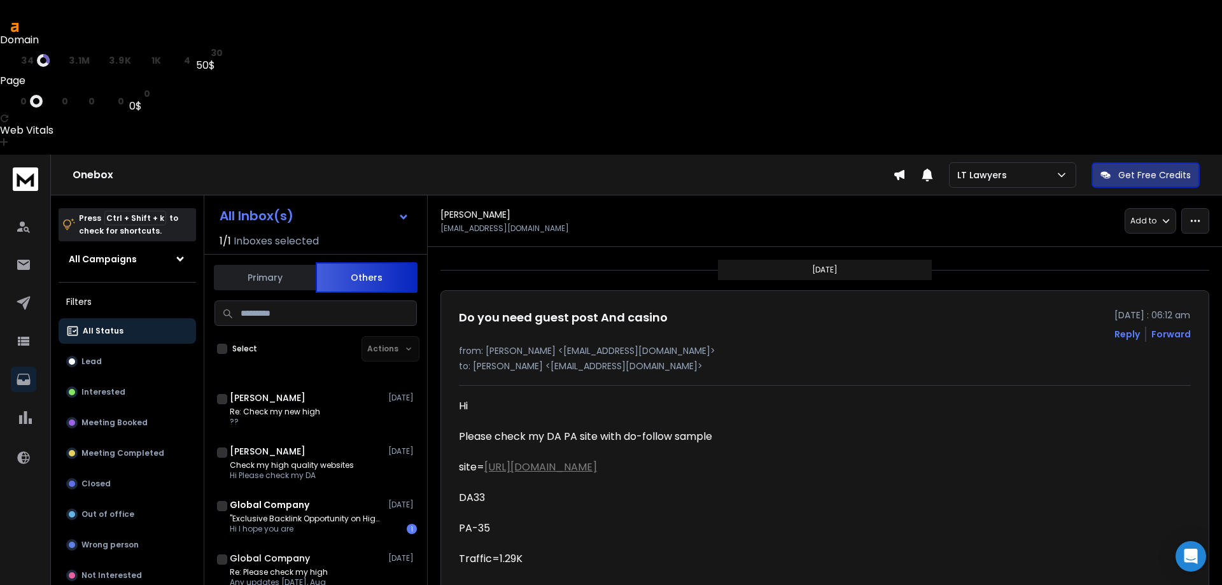
scroll to position [321, 0]
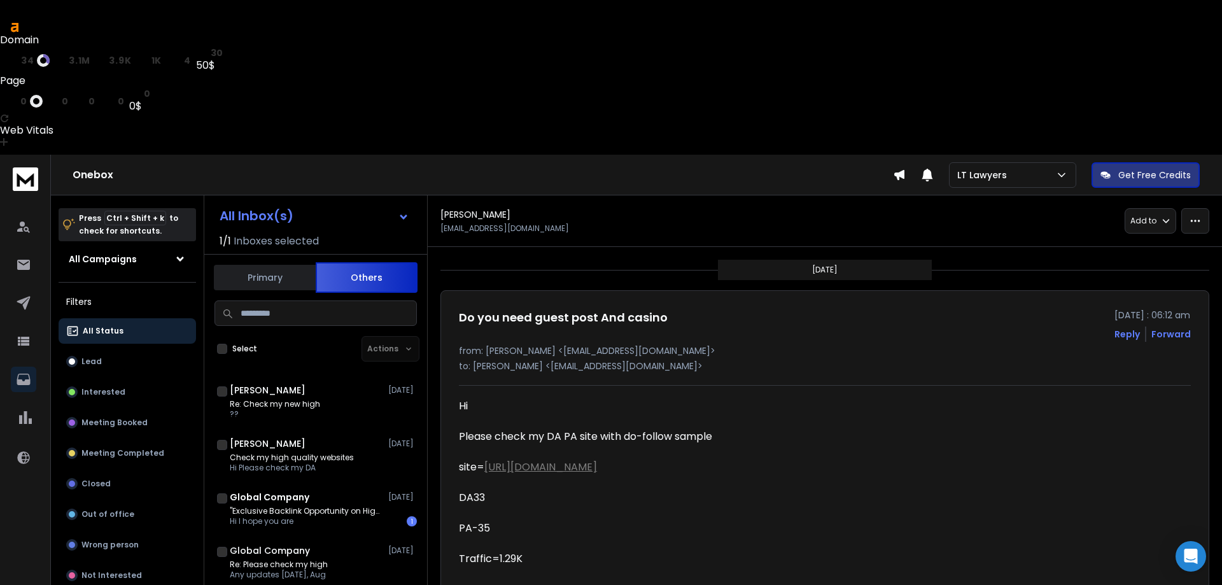
click at [31, 426] on div "H" at bounding box center [25, 447] width 51 height 585
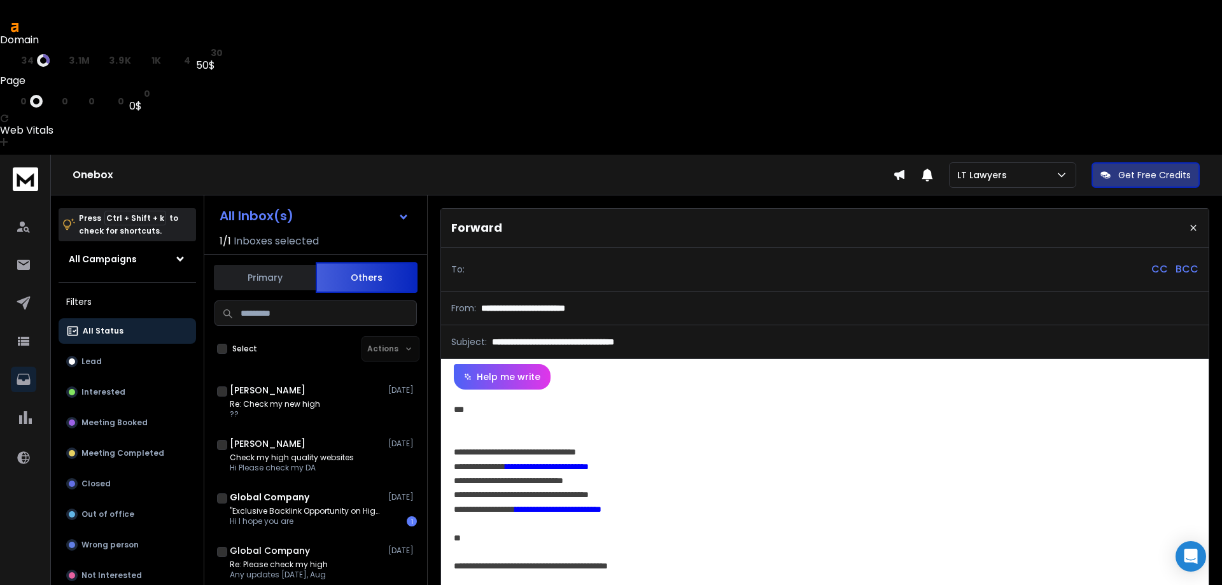
click at [1191, 225] on icon at bounding box center [1193, 228] width 6 height 6
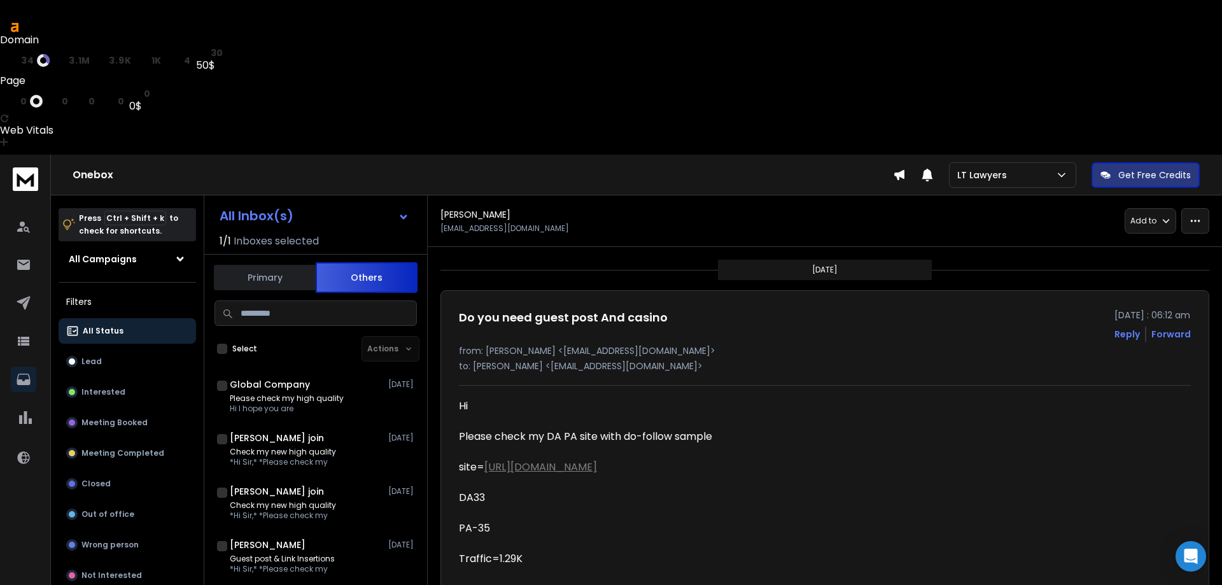
scroll to position [598, 0]
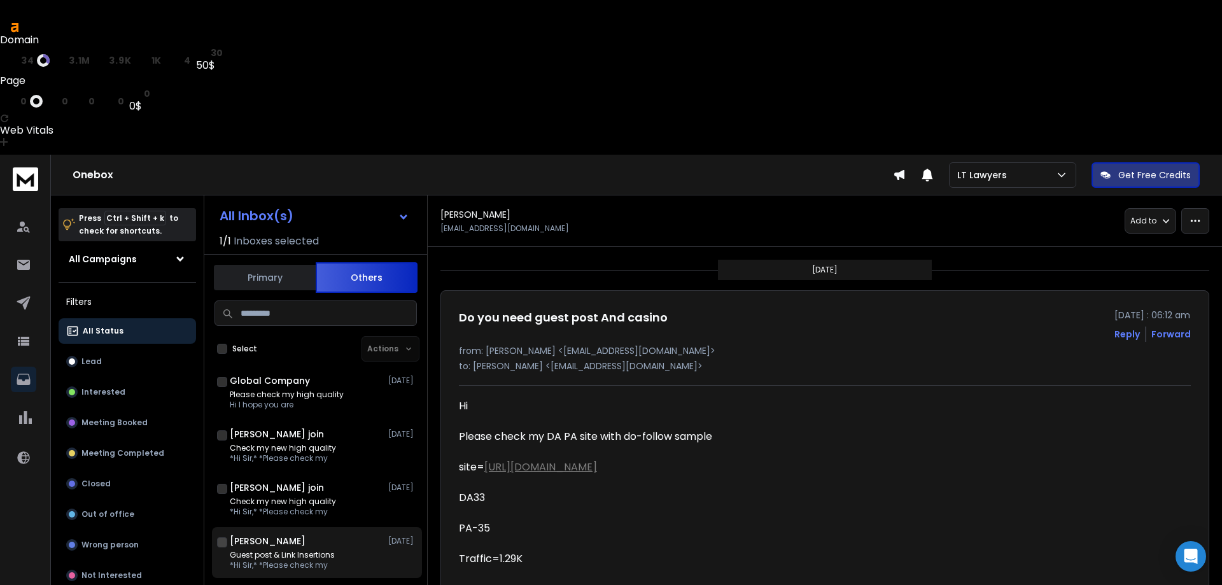
click at [323, 534] on div "Millie Falreya 31 Jul" at bounding box center [323, 540] width 187 height 13
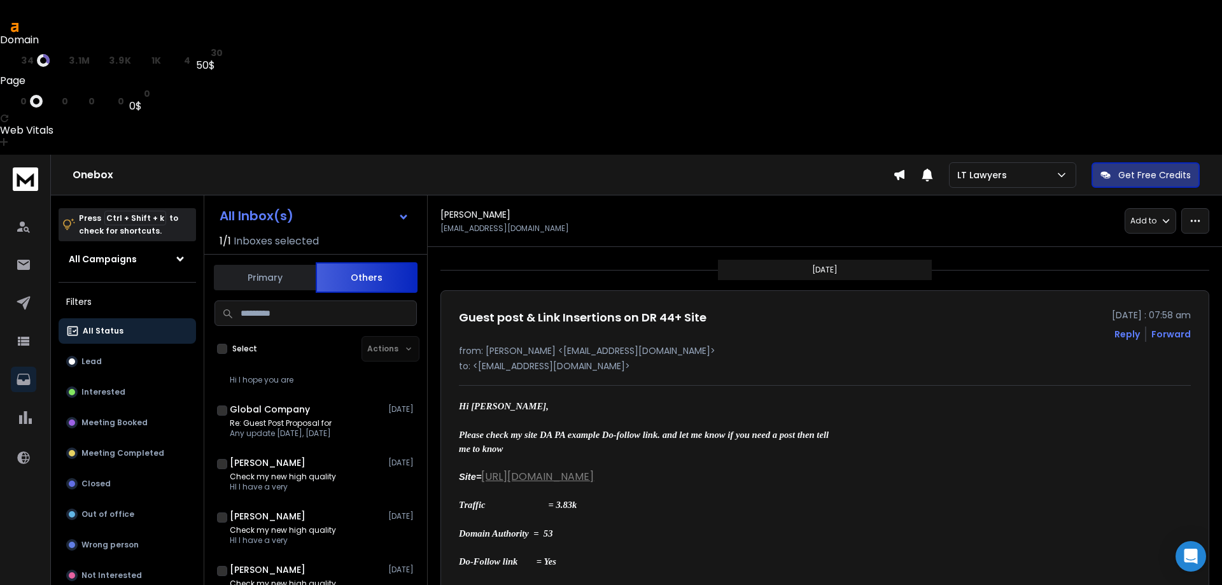
scroll to position [1010, 0]
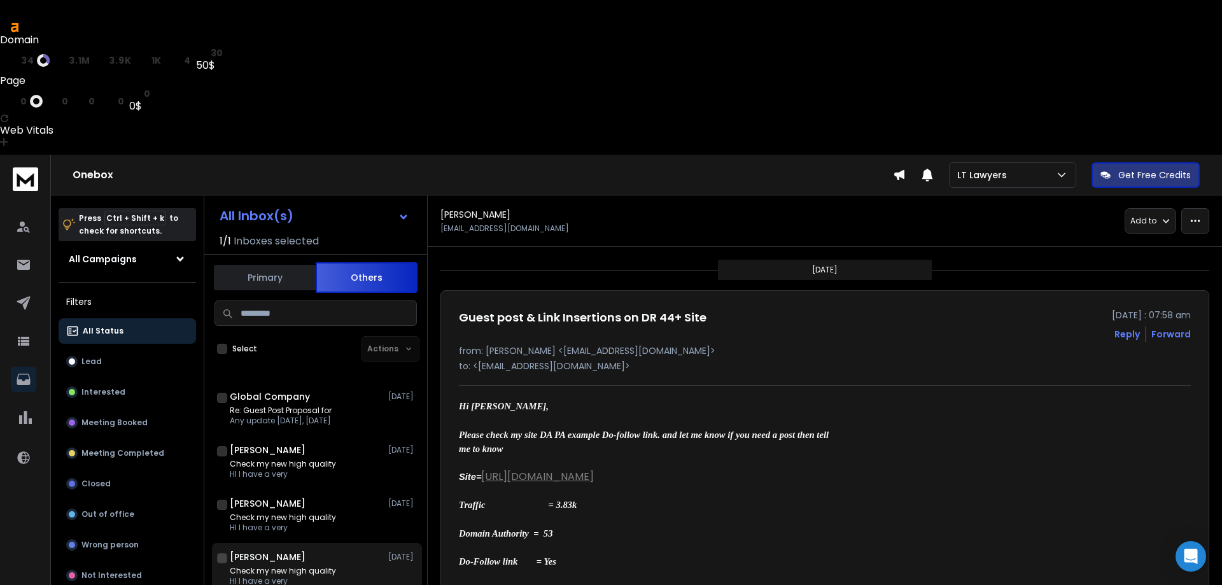
click at [308, 550] on div "Humaira Rajpoot 24 Jul Check my new high quality HI I have a very" at bounding box center [323, 568] width 187 height 36
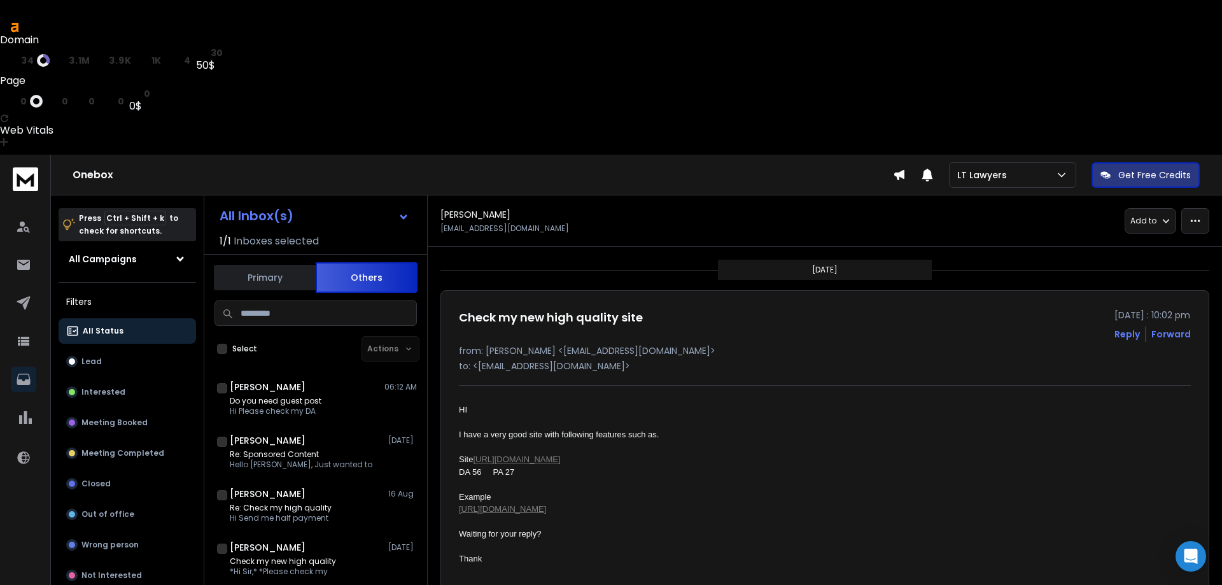
scroll to position [0, 0]
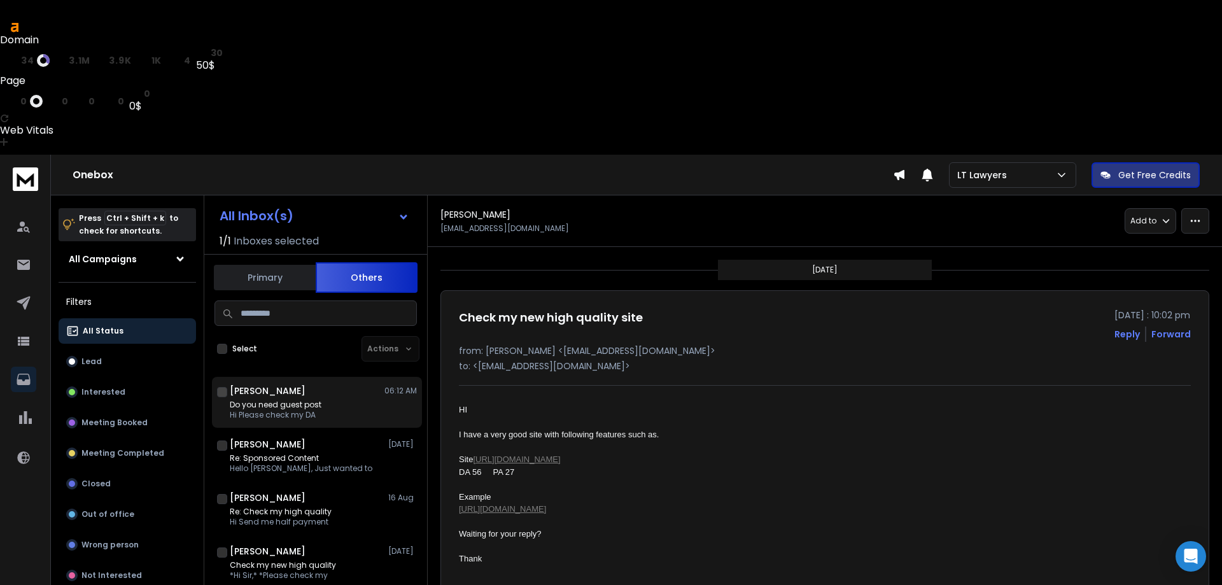
click at [342, 400] on div "Do you need guest post Hi Please check my DA" at bounding box center [323, 410] width 187 height 20
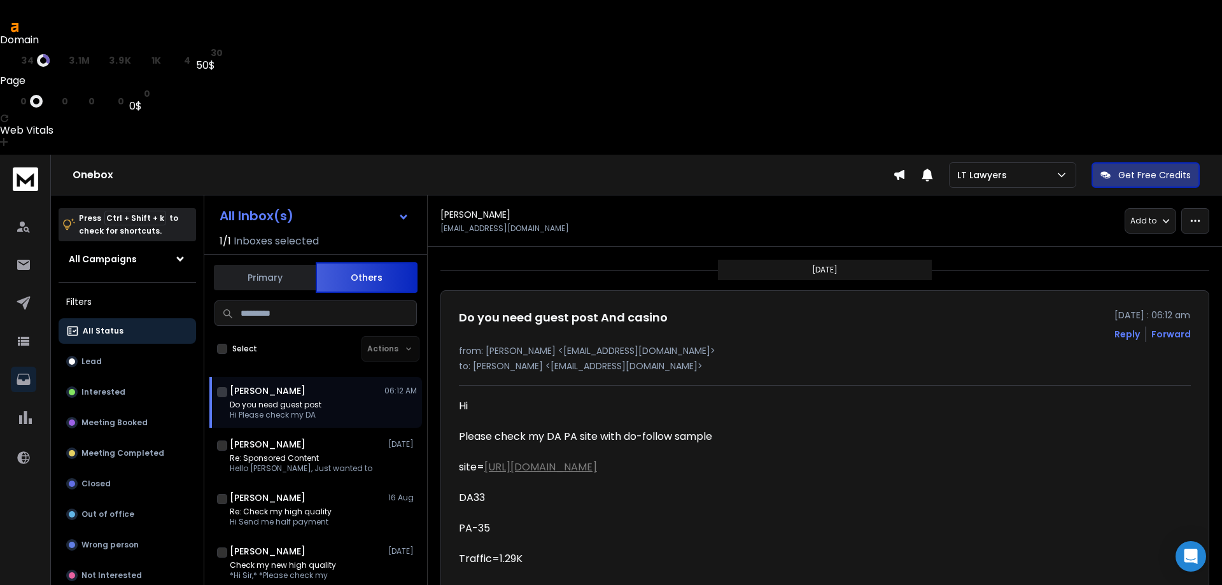
click at [783, 208] on div "Jon Boys JB jonboyslinksale@gmail.com" at bounding box center [630, 220] width 380 height 25
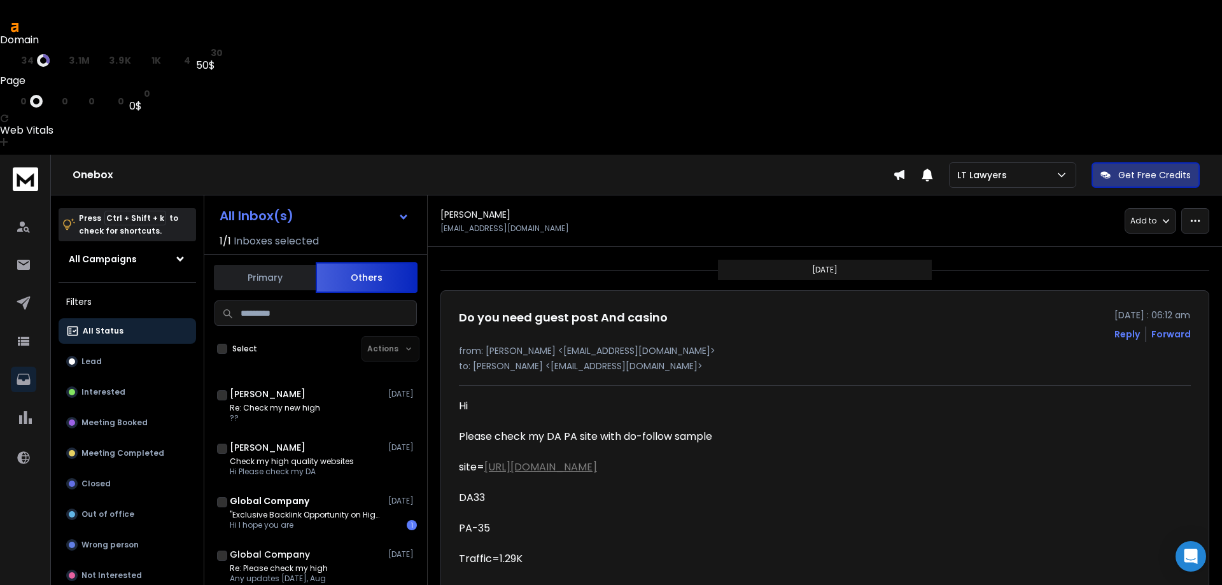
scroll to position [321, 0]
click at [31, 426] on div "H" at bounding box center [25, 447] width 51 height 585
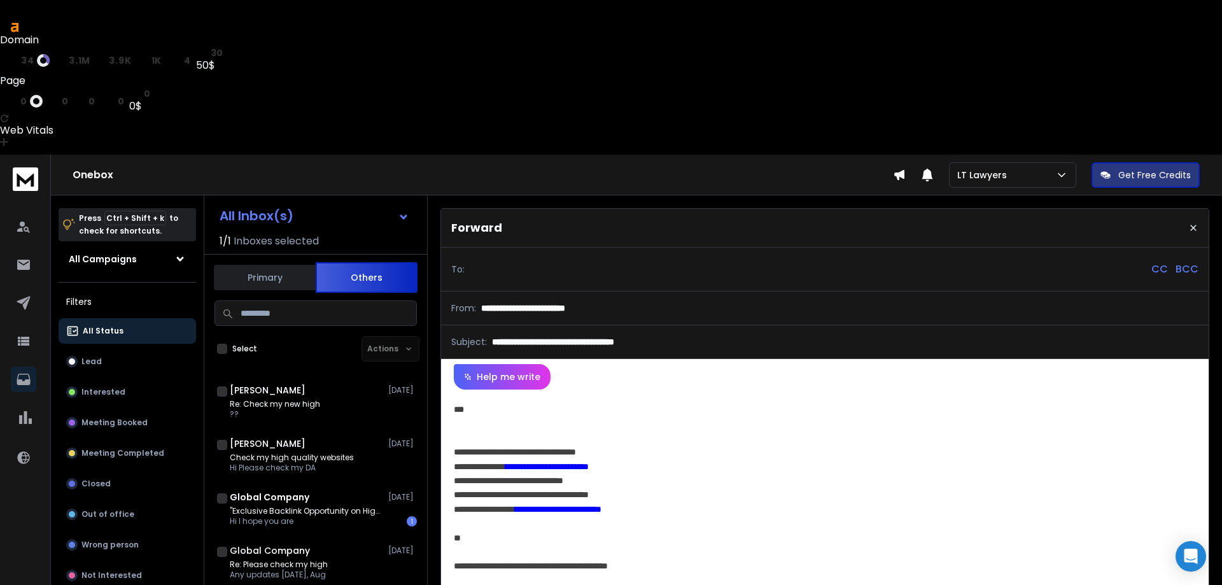
click at [1191, 225] on icon at bounding box center [1193, 228] width 6 height 6
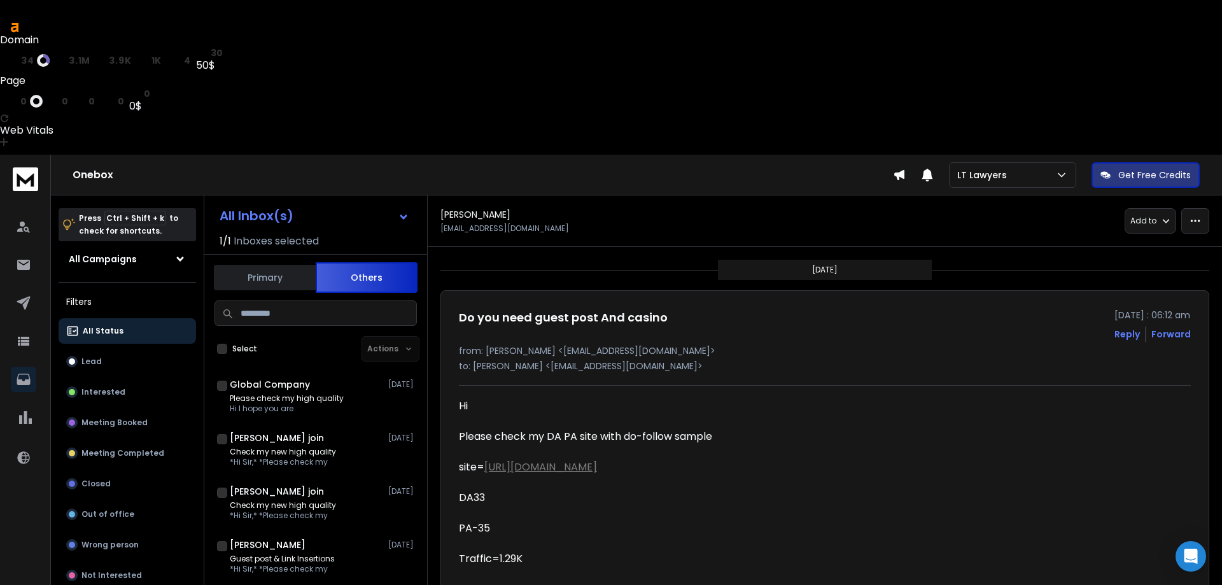
scroll to position [598, 0]
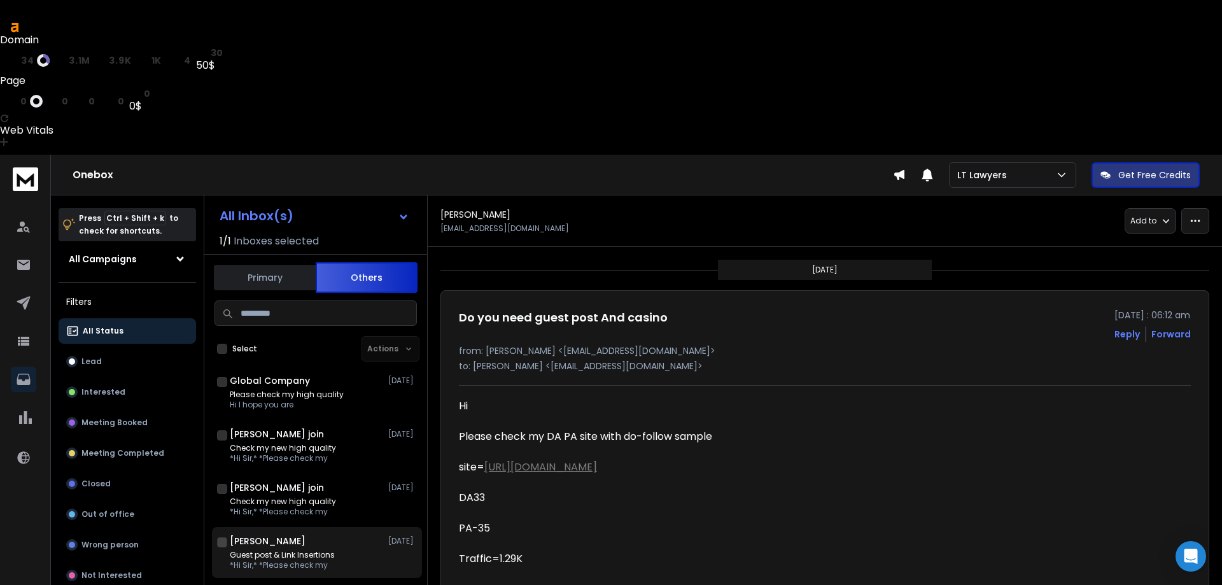
click at [323, 534] on div "Millie Falreya 31 Jul" at bounding box center [323, 540] width 187 height 13
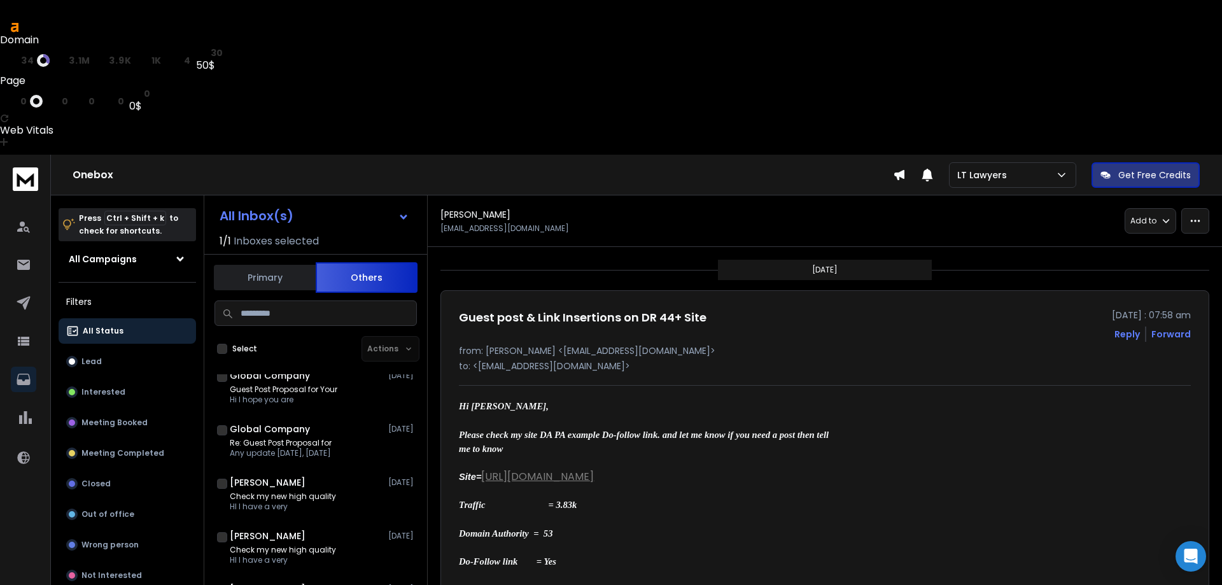
scroll to position [1009, 0]
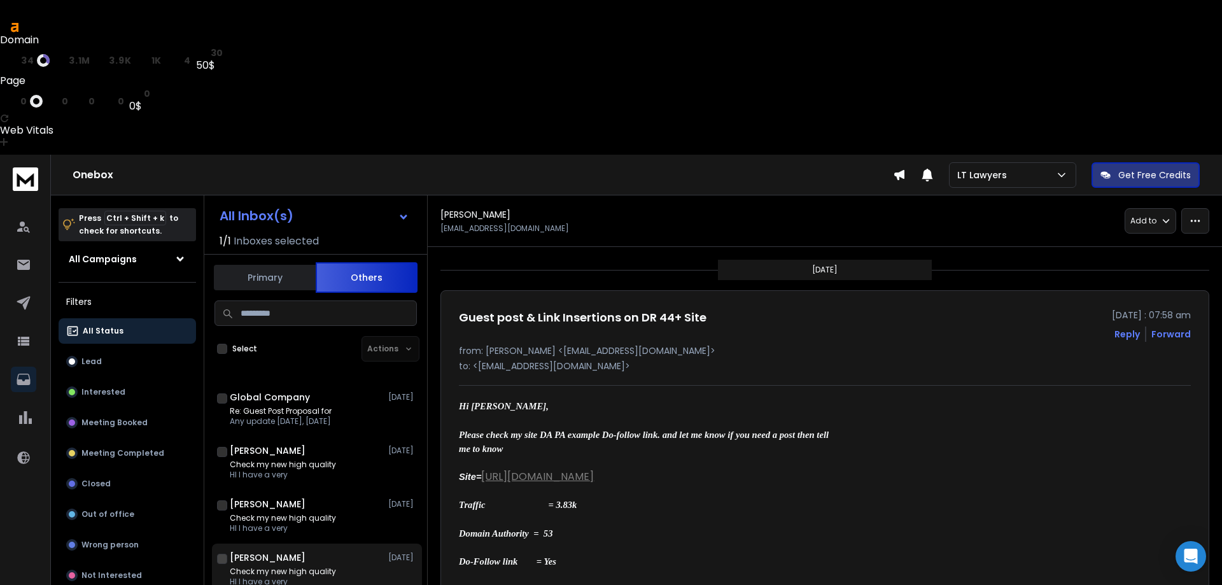
click at [308, 551] on div "Humaira Rajpoot 24 Jul Check my new high quality HI I have a very" at bounding box center [323, 569] width 187 height 36
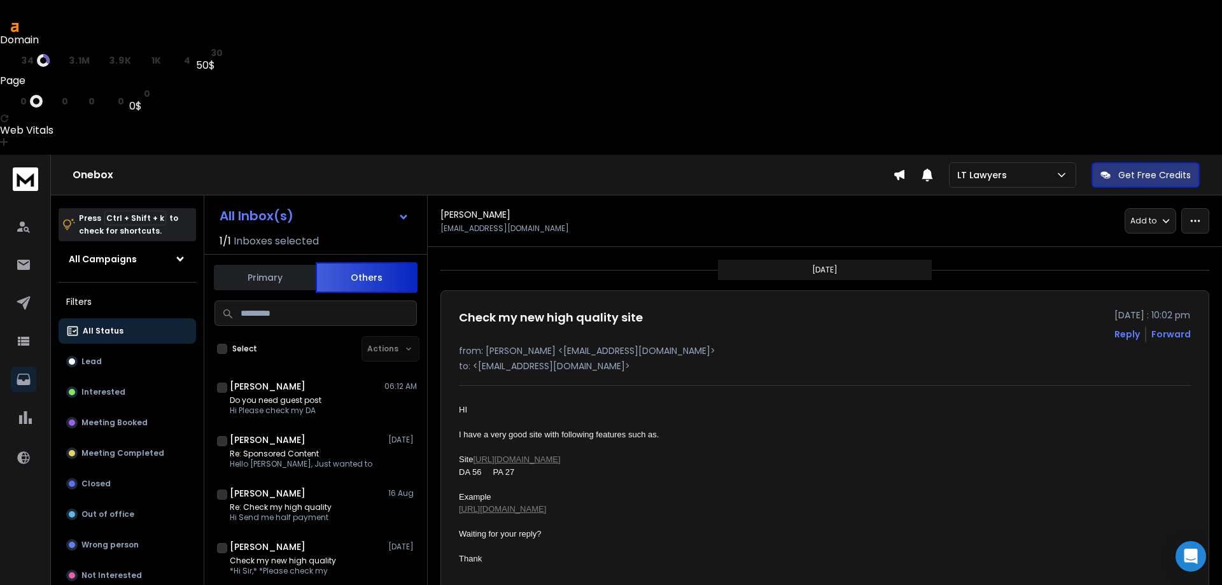
scroll to position [0, 0]
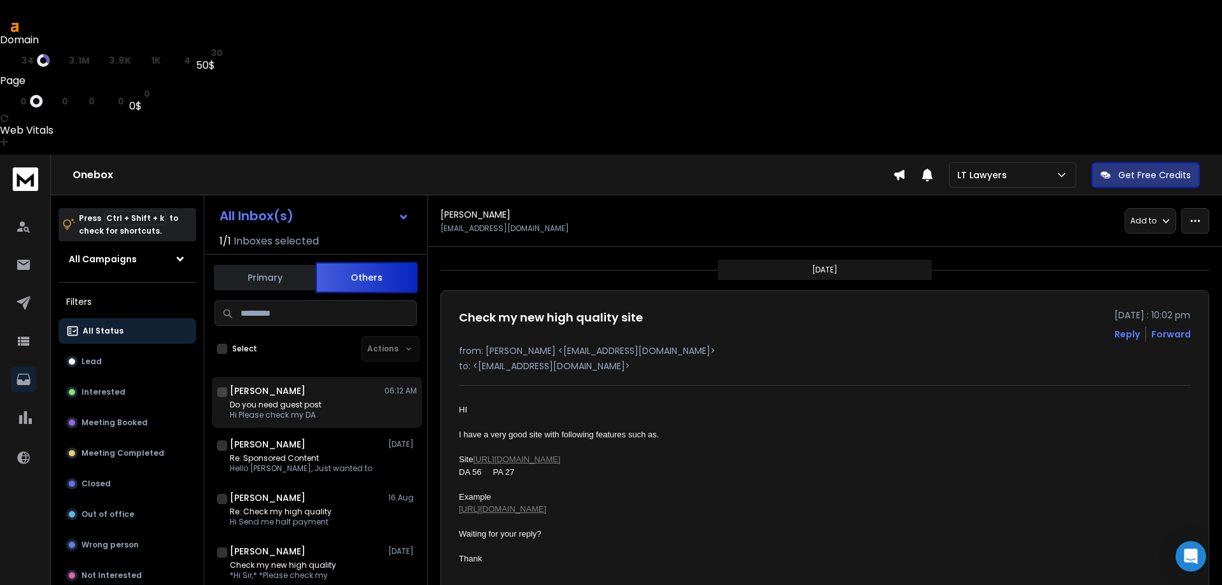
click at [342, 400] on div "Do you need guest post Hi Please check my DA" at bounding box center [323, 410] width 187 height 20
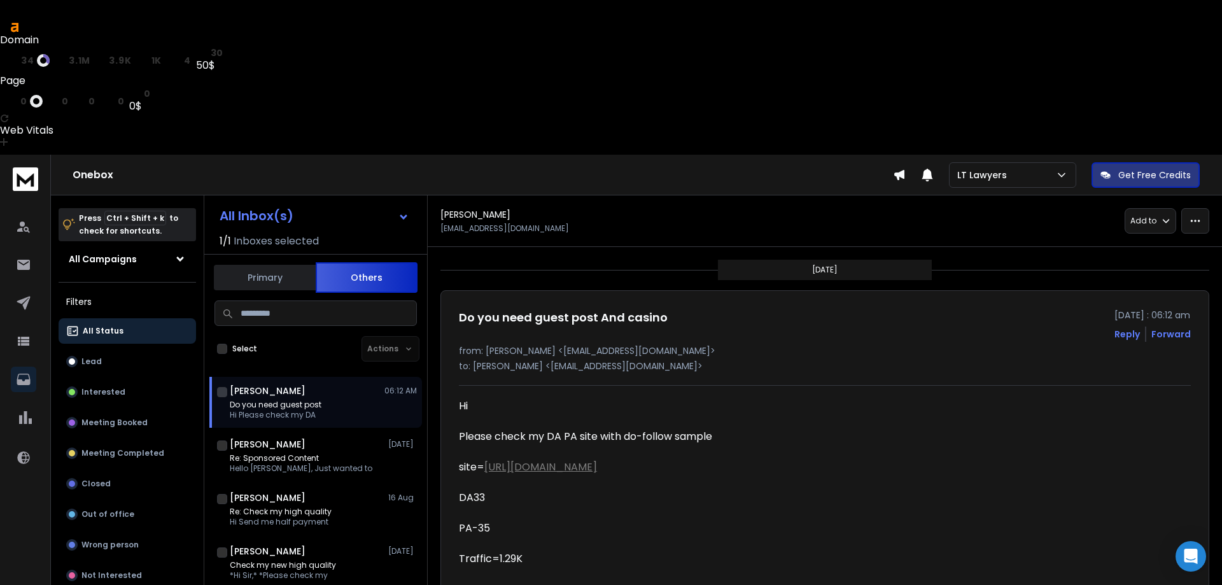
click at [783, 208] on div "Jon Boys JB jonboyslinksale@gmail.com" at bounding box center [630, 220] width 380 height 25
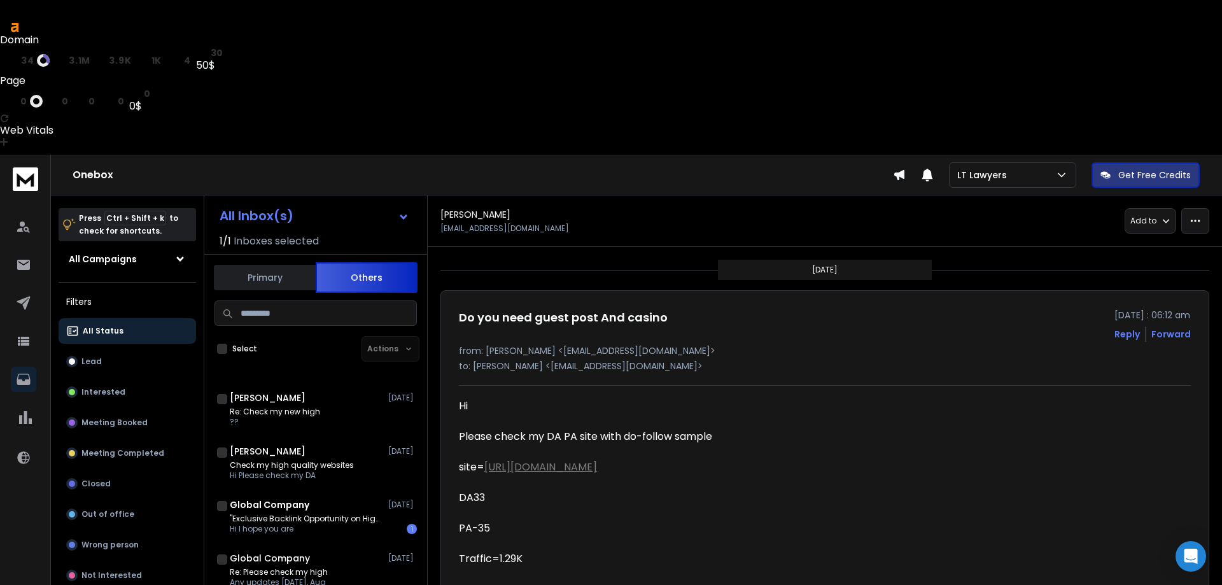
scroll to position [322, 0]
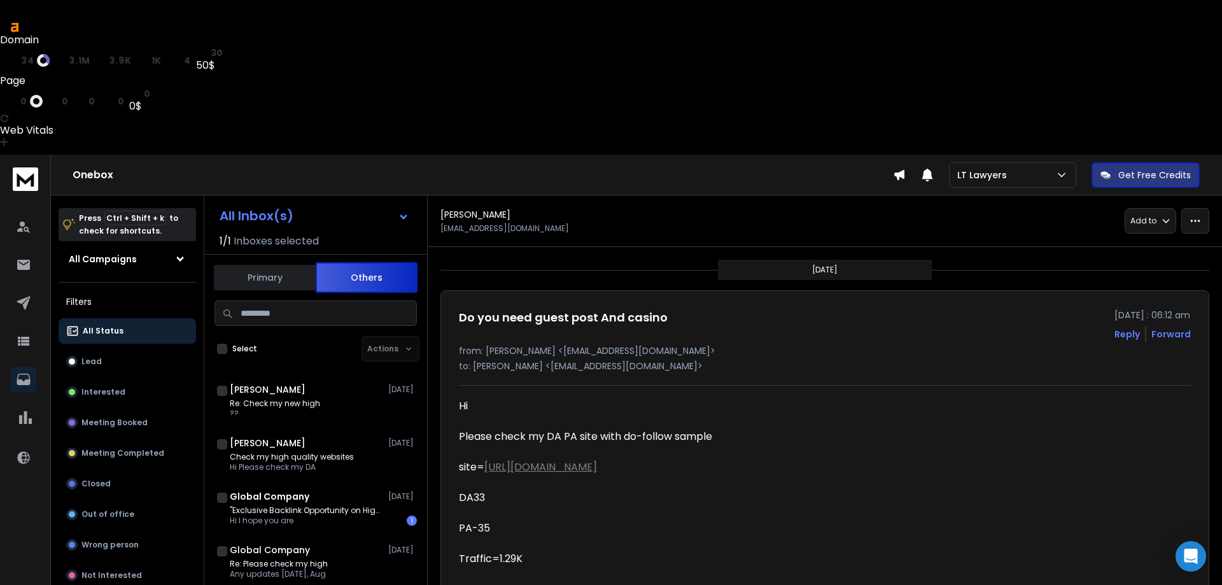
click at [31, 426] on div "H" at bounding box center [25, 447] width 51 height 585
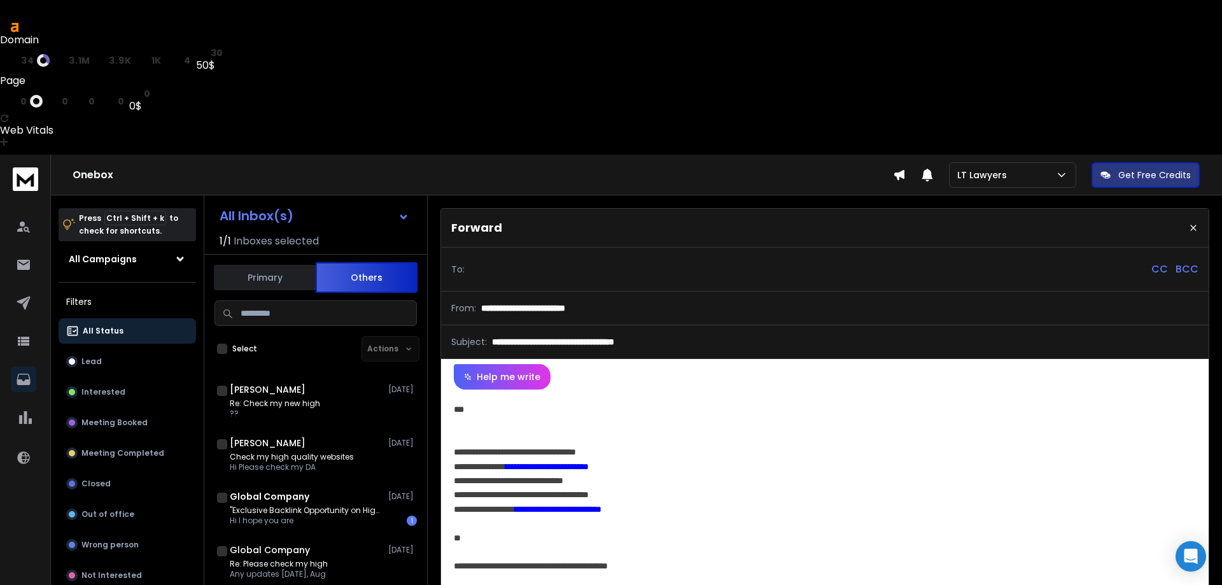
click at [1191, 225] on icon at bounding box center [1193, 228] width 6 height 6
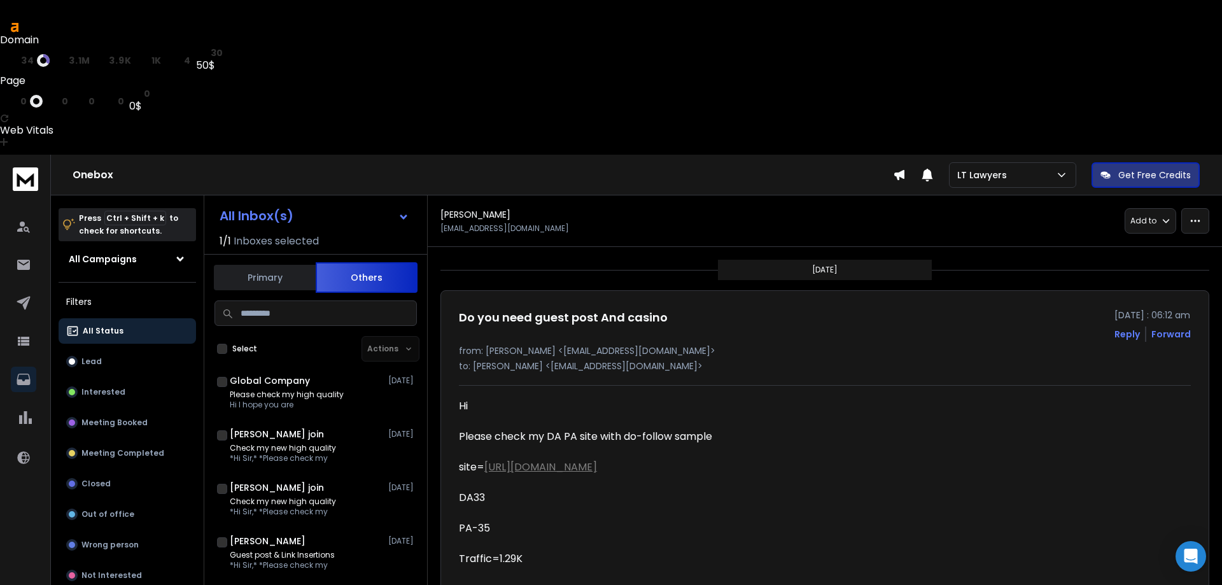
scroll to position [603, 0]
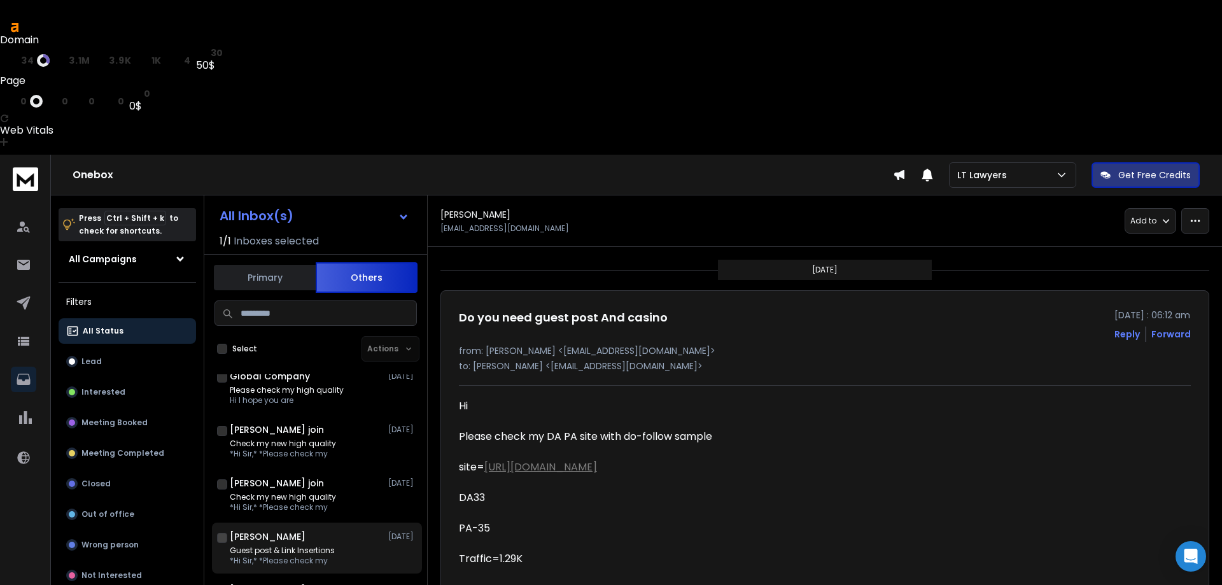
click at [323, 530] on div "Millie Falreya 31 Jul" at bounding box center [323, 536] width 187 height 13
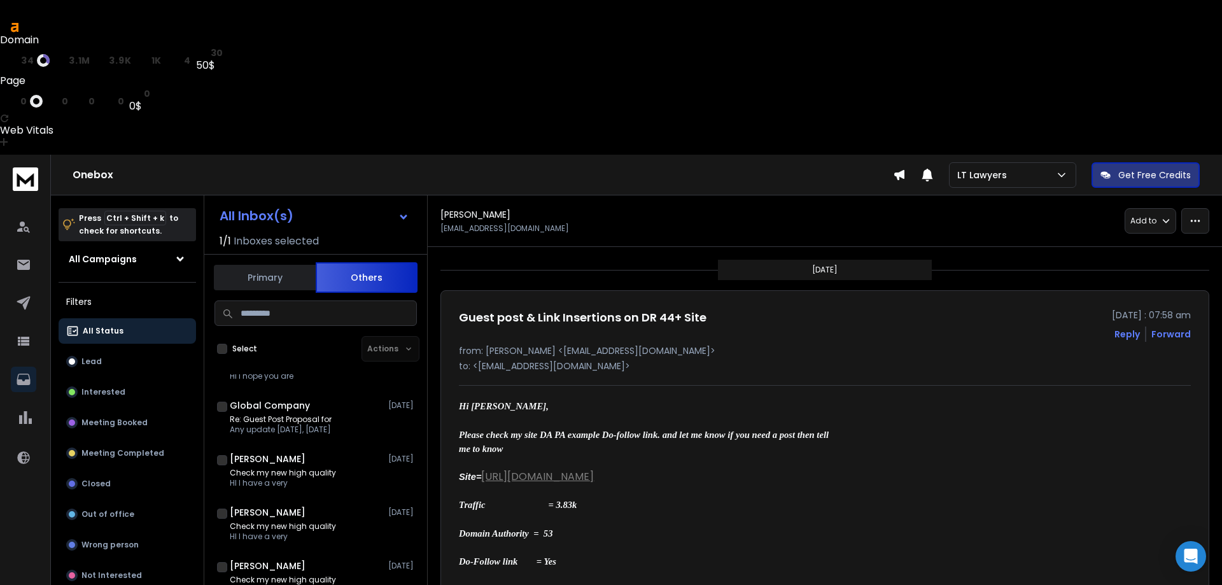
scroll to position [1017, 0]
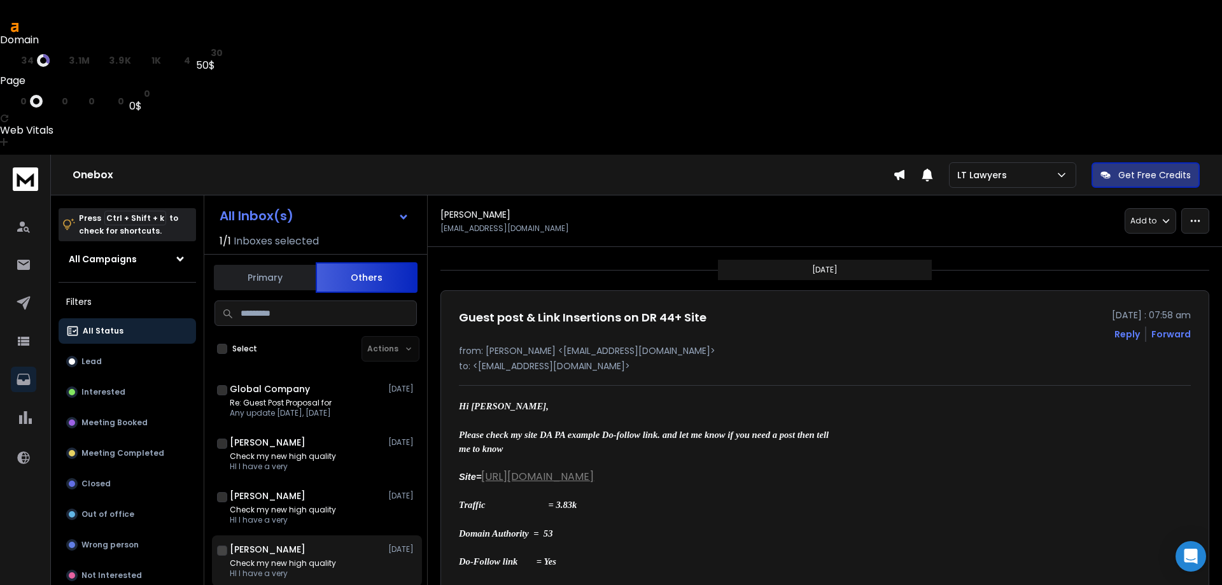
click at [308, 558] on p "Check my new high quality" at bounding box center [283, 563] width 106 height 10
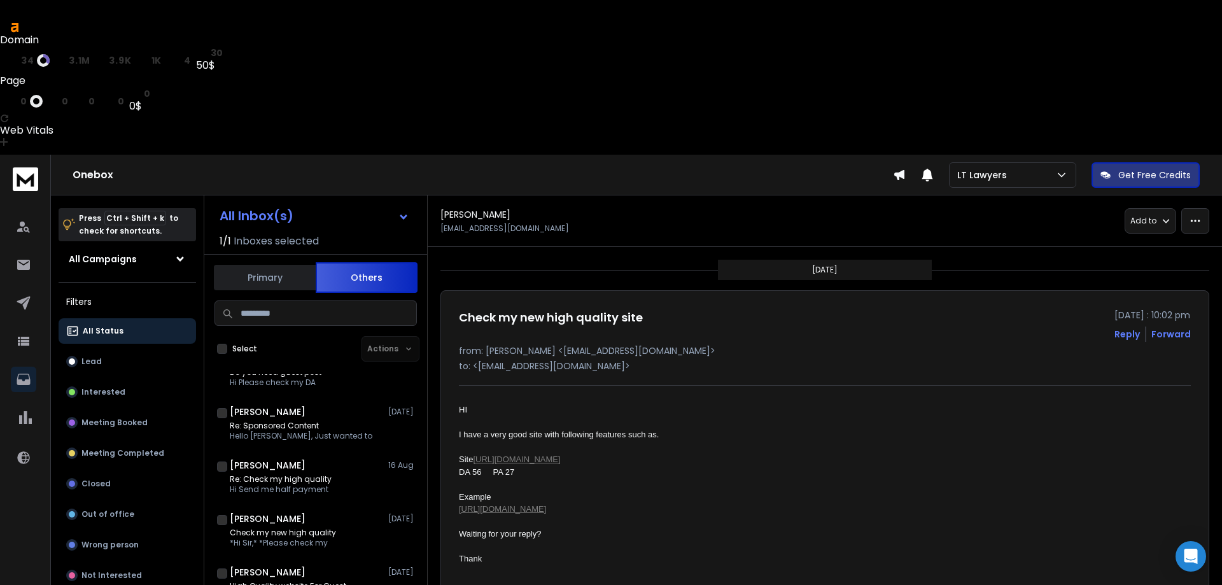
scroll to position [0, 0]
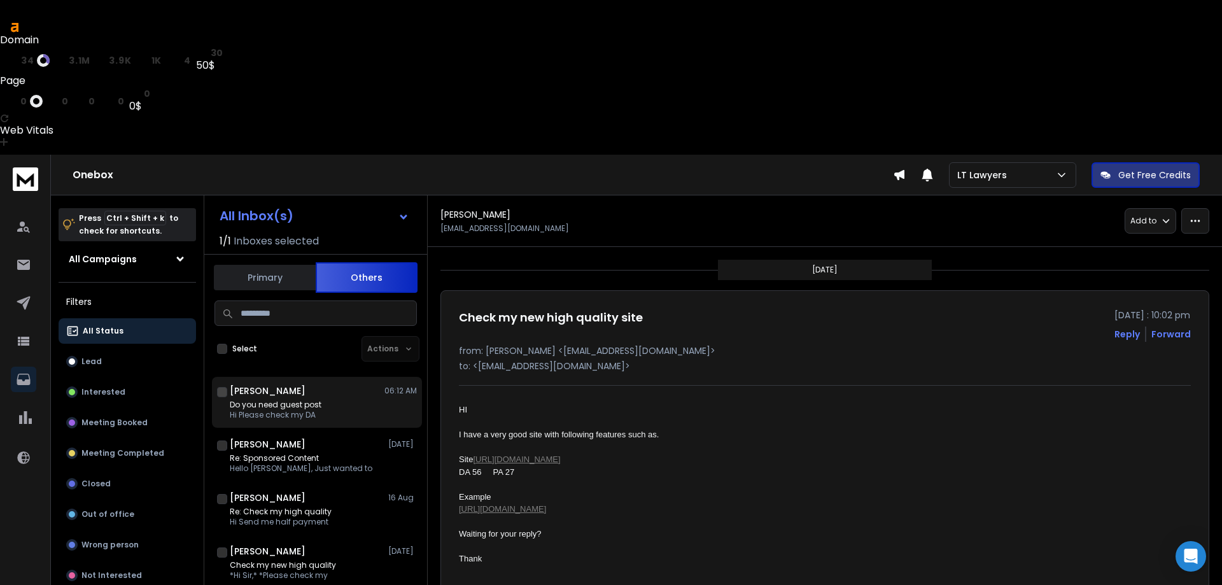
click at [342, 400] on div "Do you need guest post Hi Please check my DA" at bounding box center [323, 410] width 187 height 20
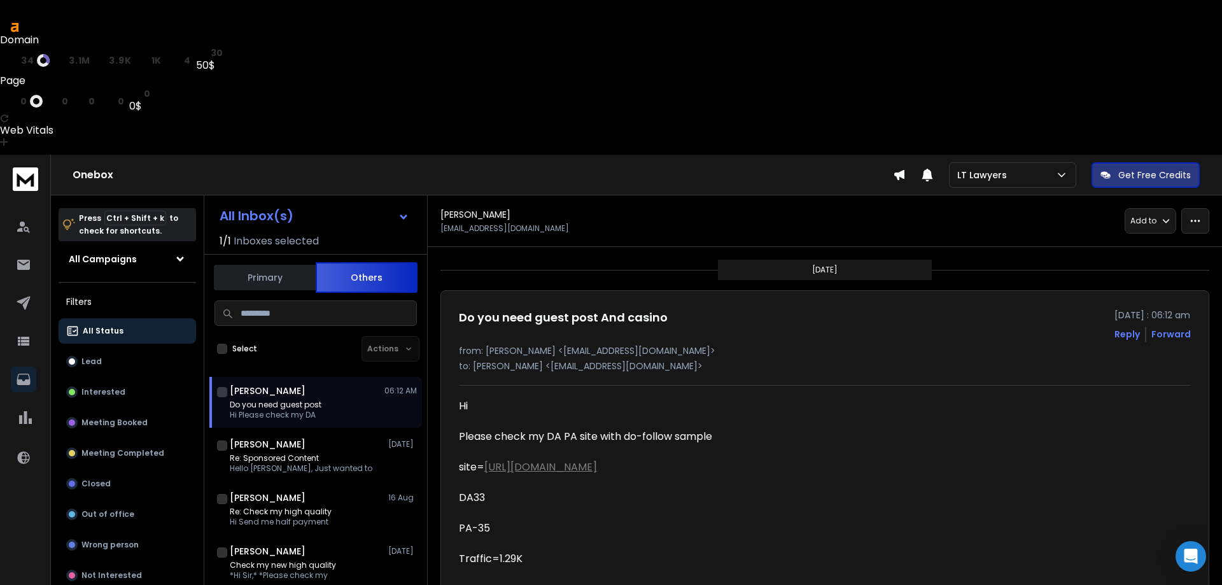
click at [783, 208] on div "Jon Boys JB jonboyslinksale@gmail.com" at bounding box center [630, 220] width 380 height 25
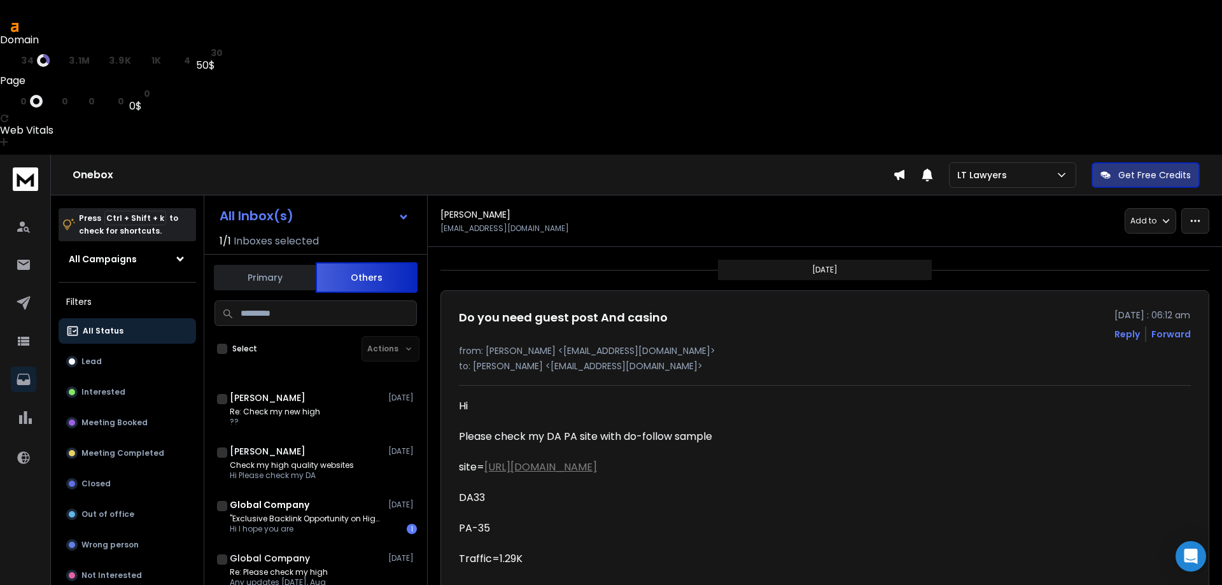
scroll to position [321, 0]
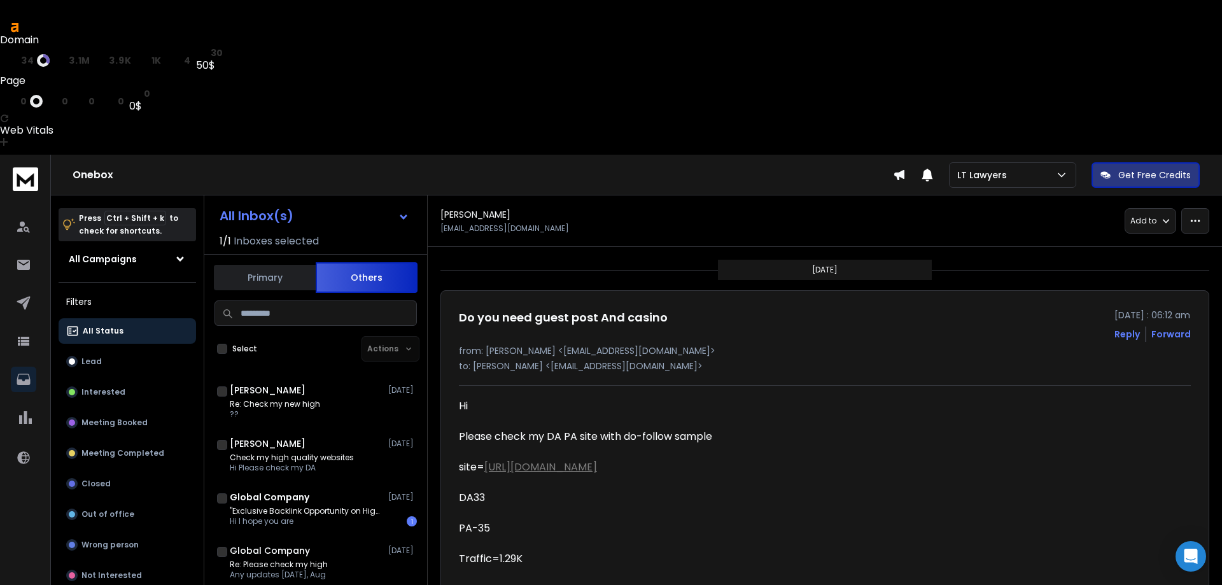
click at [31, 426] on div "H" at bounding box center [25, 447] width 51 height 585
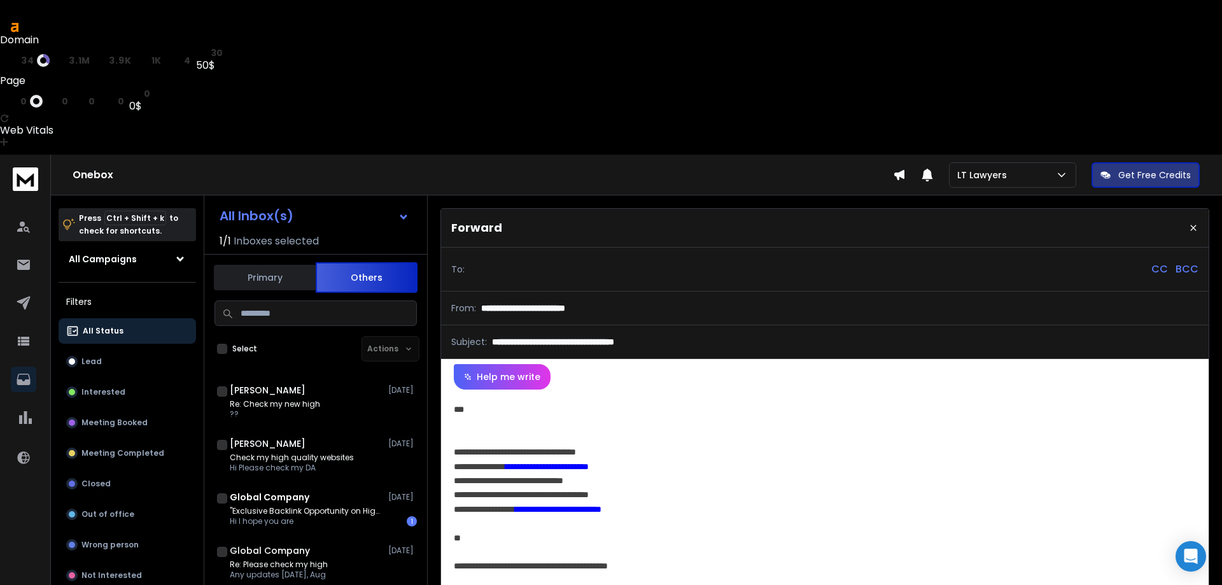
click at [1191, 225] on icon at bounding box center [1193, 228] width 6 height 6
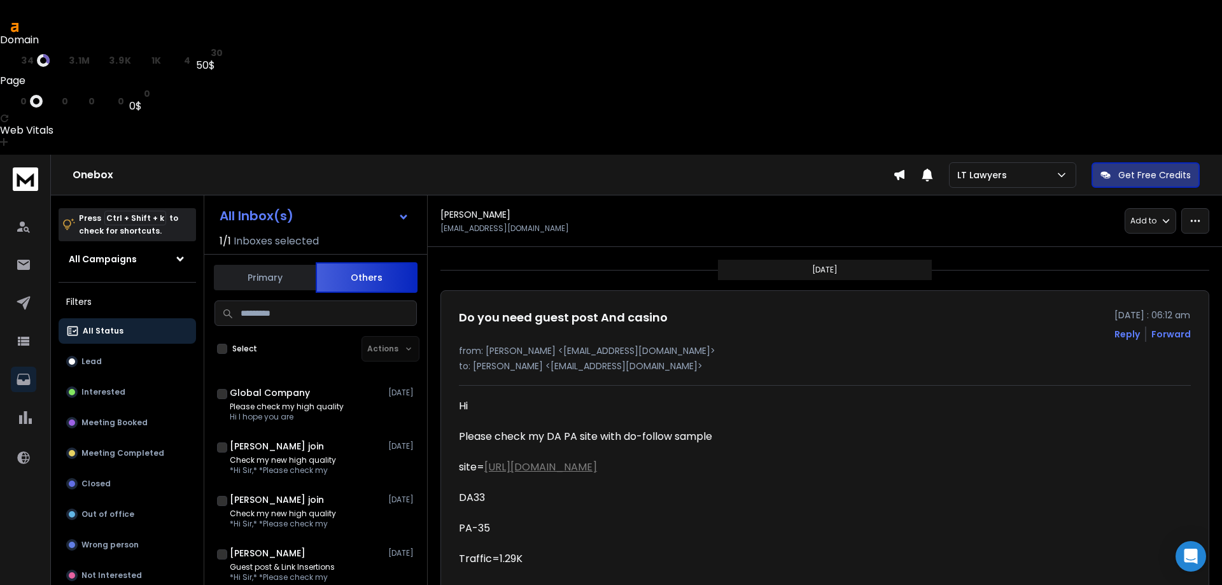
scroll to position [599, 0]
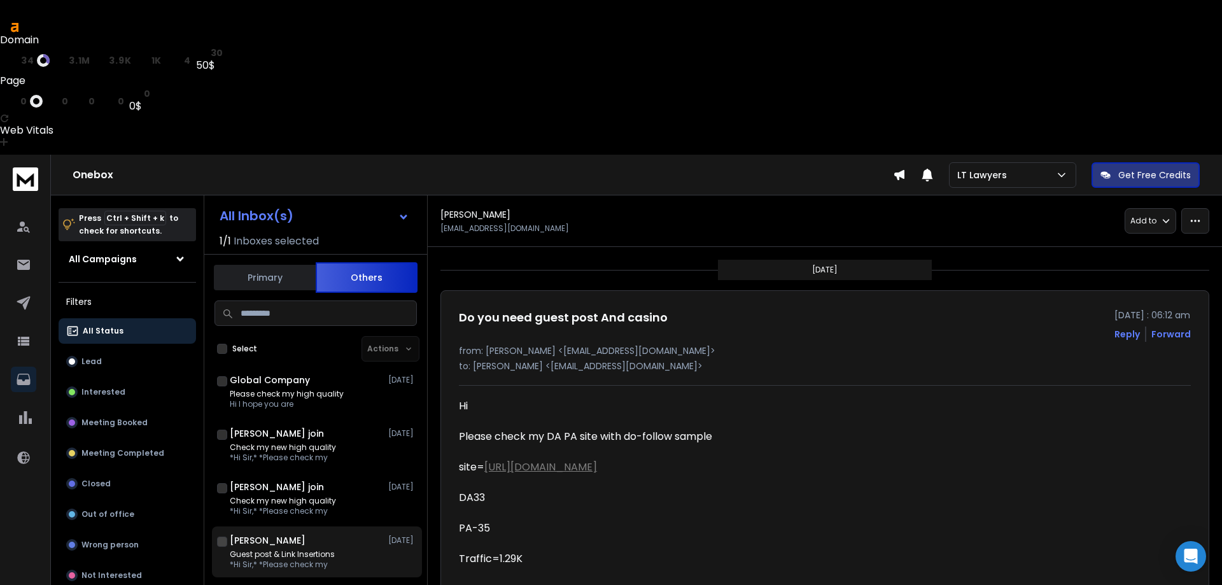
click at [323, 534] on div "Millie Falreya 31 Jul" at bounding box center [323, 540] width 187 height 13
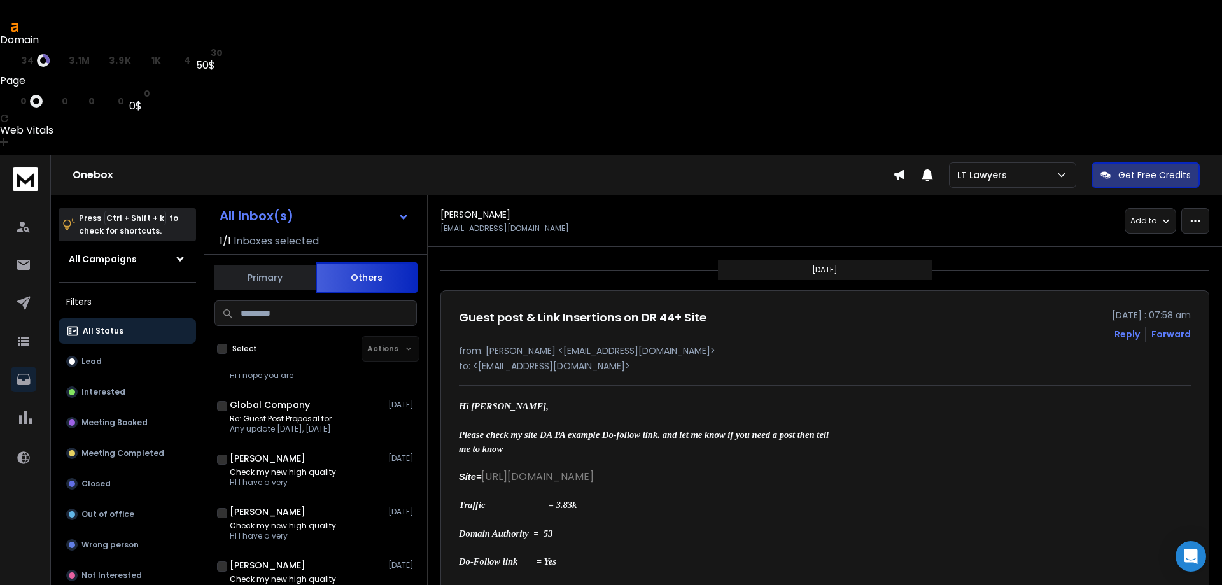
scroll to position [1014, 0]
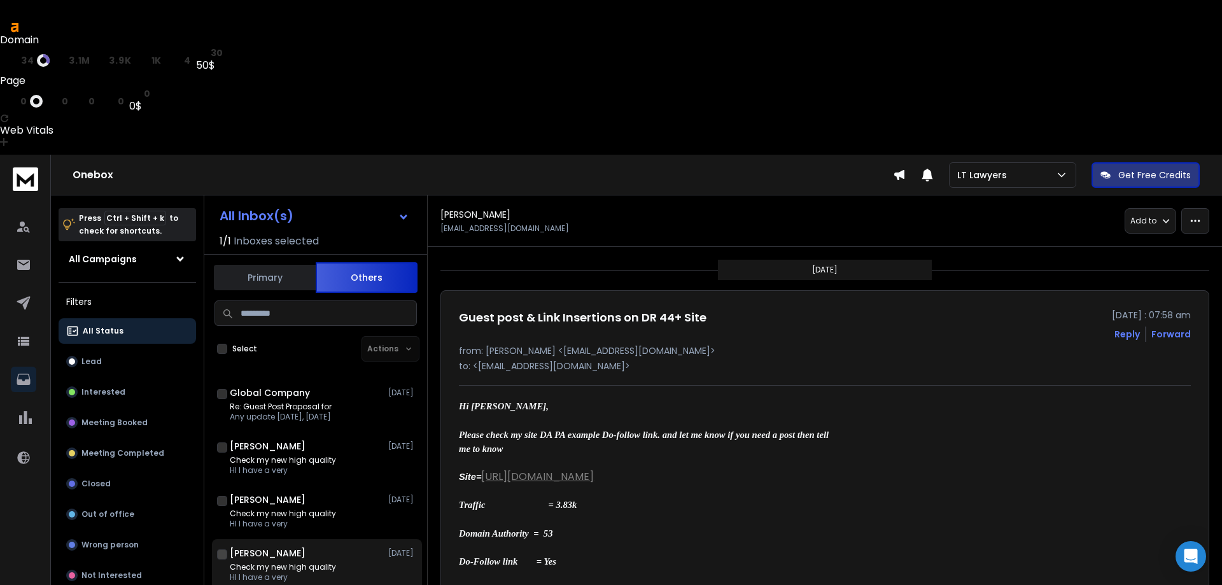
click at [308, 562] on p "Check my new high quality" at bounding box center [283, 567] width 106 height 10
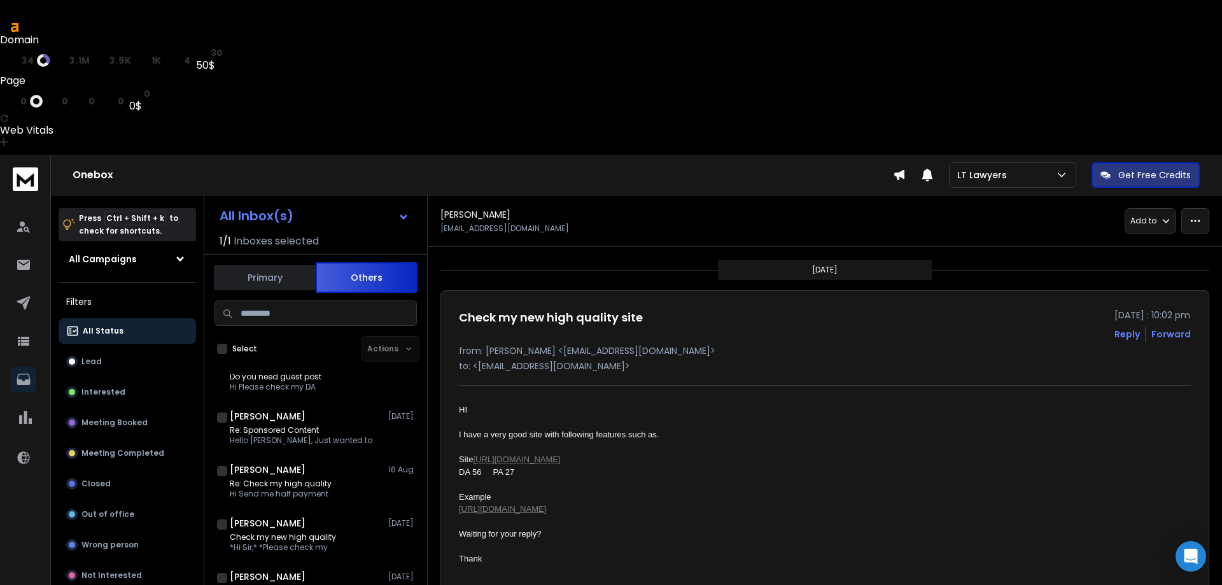
scroll to position [0, 0]
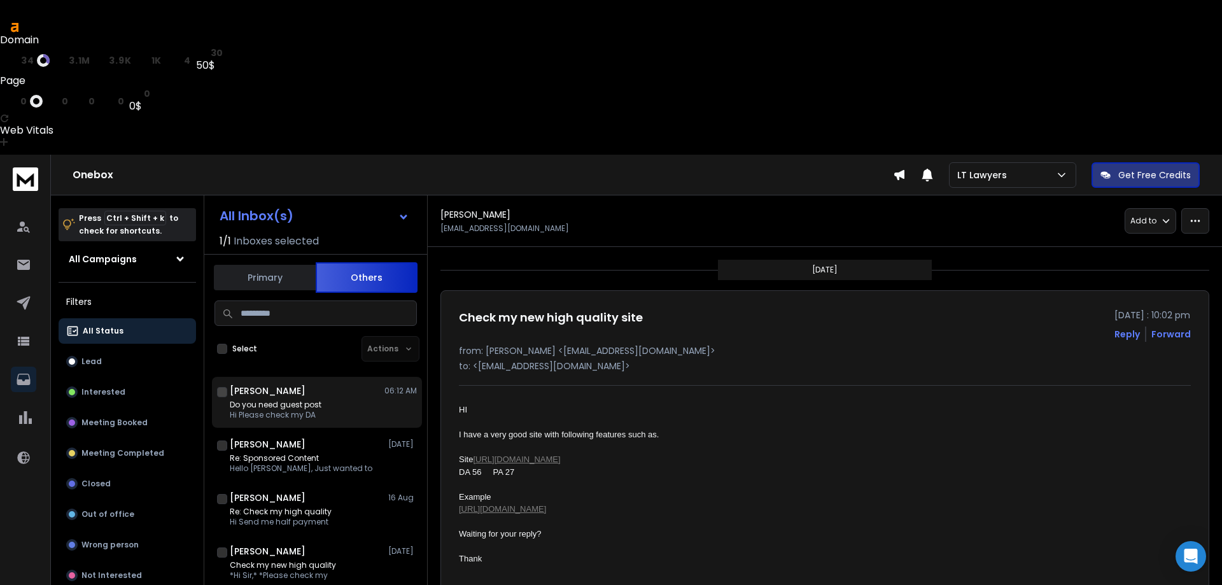
click at [342, 400] on div "Do you need guest post Hi Please check my DA" at bounding box center [323, 410] width 187 height 20
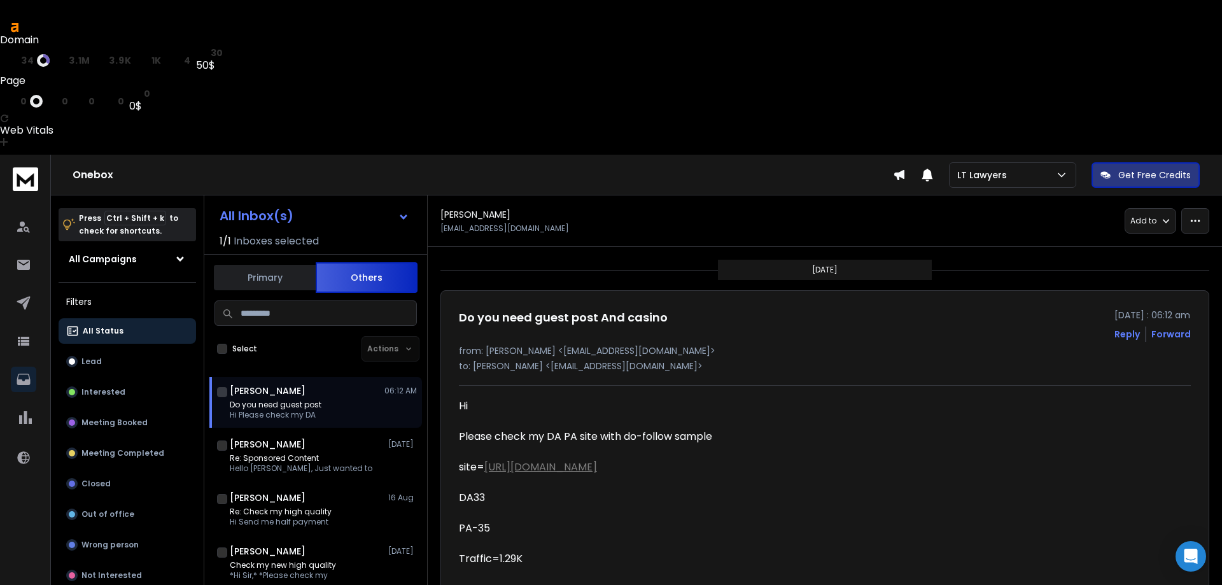
click at [783, 208] on div "Jon Boys JB jonboyslinksale@gmail.com" at bounding box center [630, 220] width 380 height 25
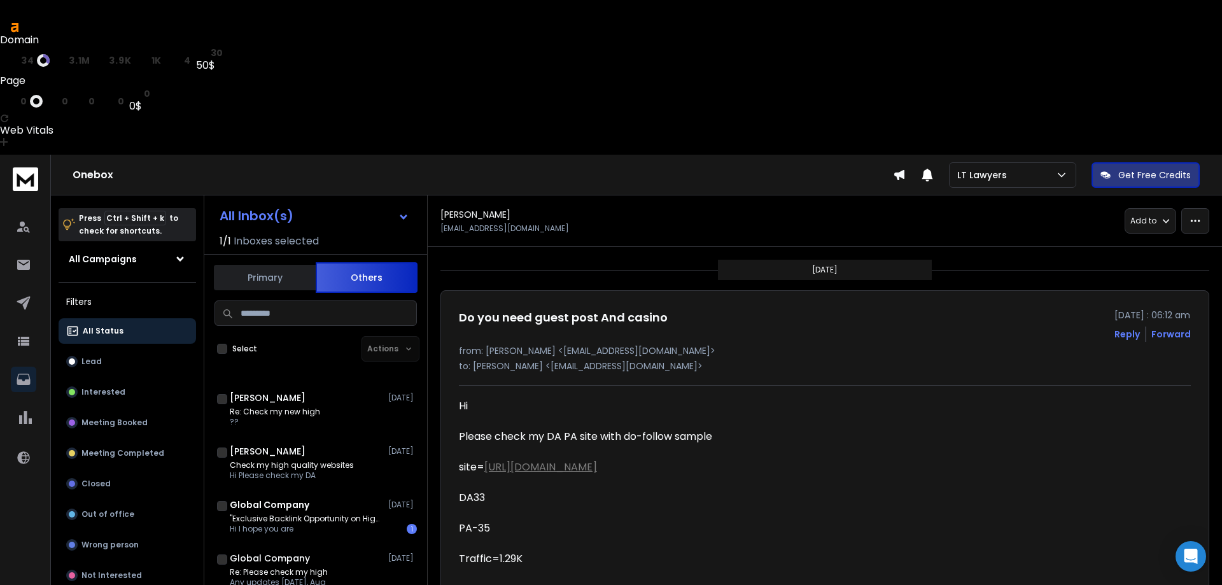
scroll to position [321, 0]
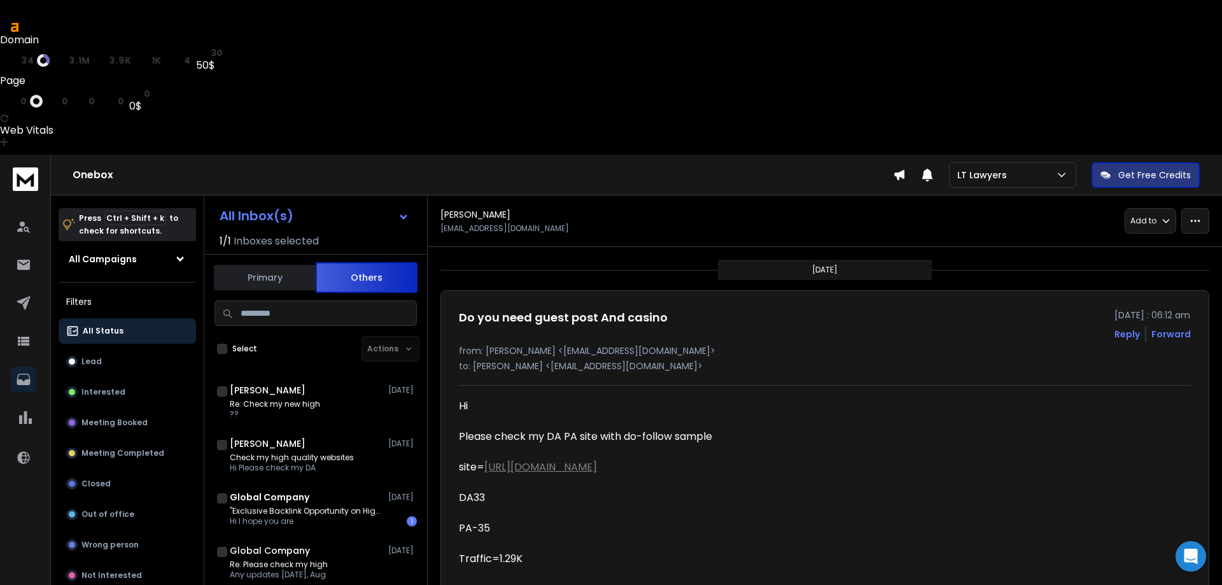
click at [31, 426] on div "H" at bounding box center [25, 447] width 51 height 585
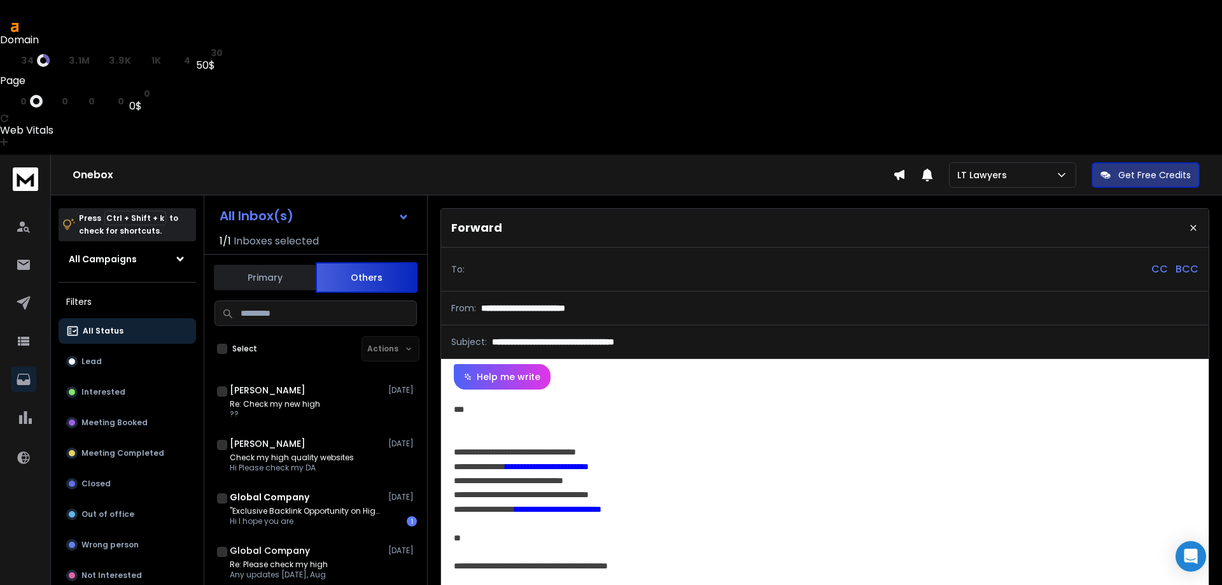
click at [1191, 225] on icon at bounding box center [1193, 228] width 6 height 6
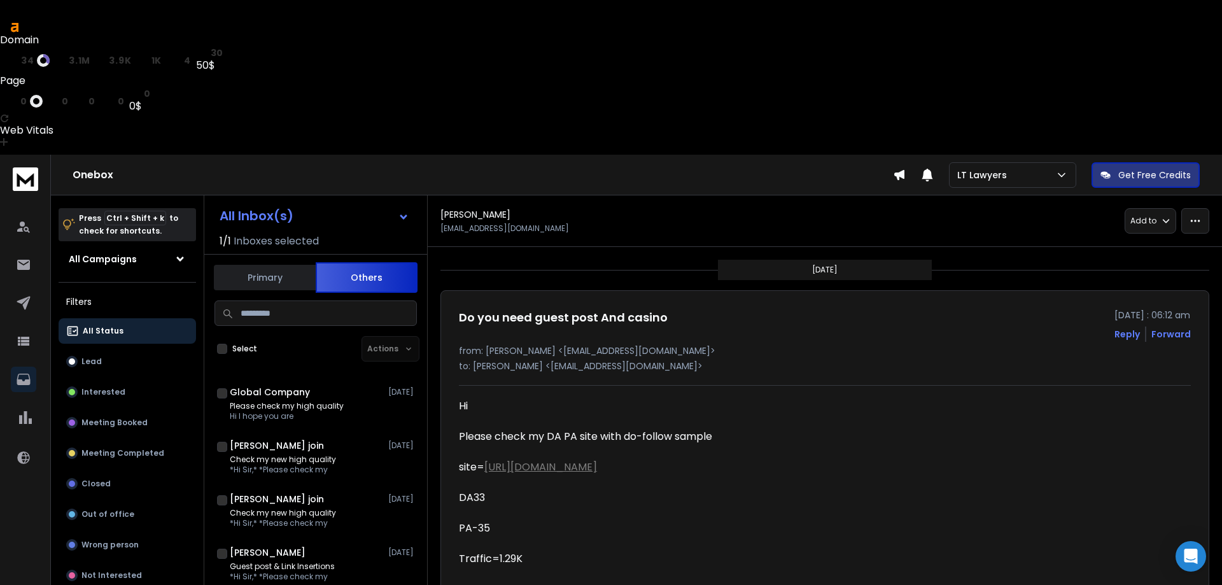
scroll to position [599, 0]
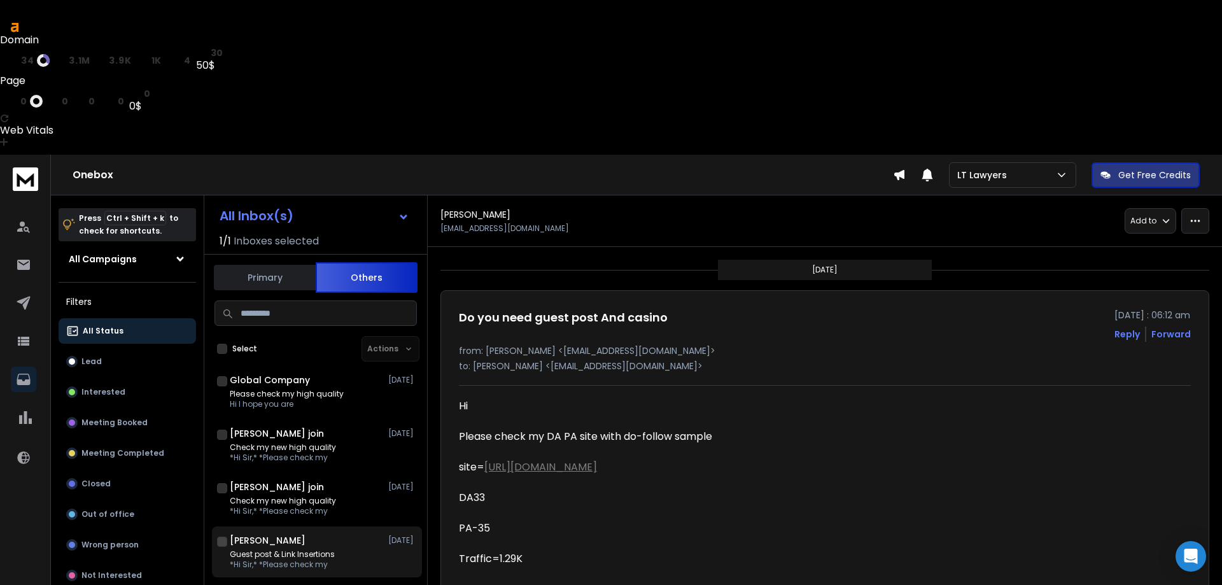
click at [323, 534] on div "Millie Falreya 31 Jul" at bounding box center [323, 540] width 187 height 13
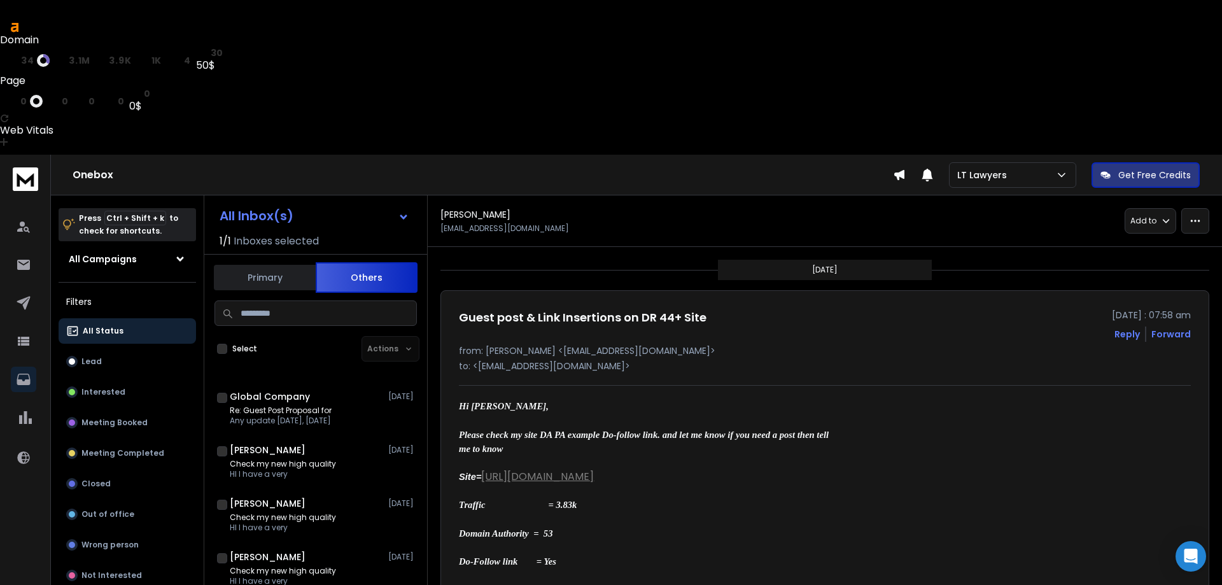
scroll to position [1014, 0]
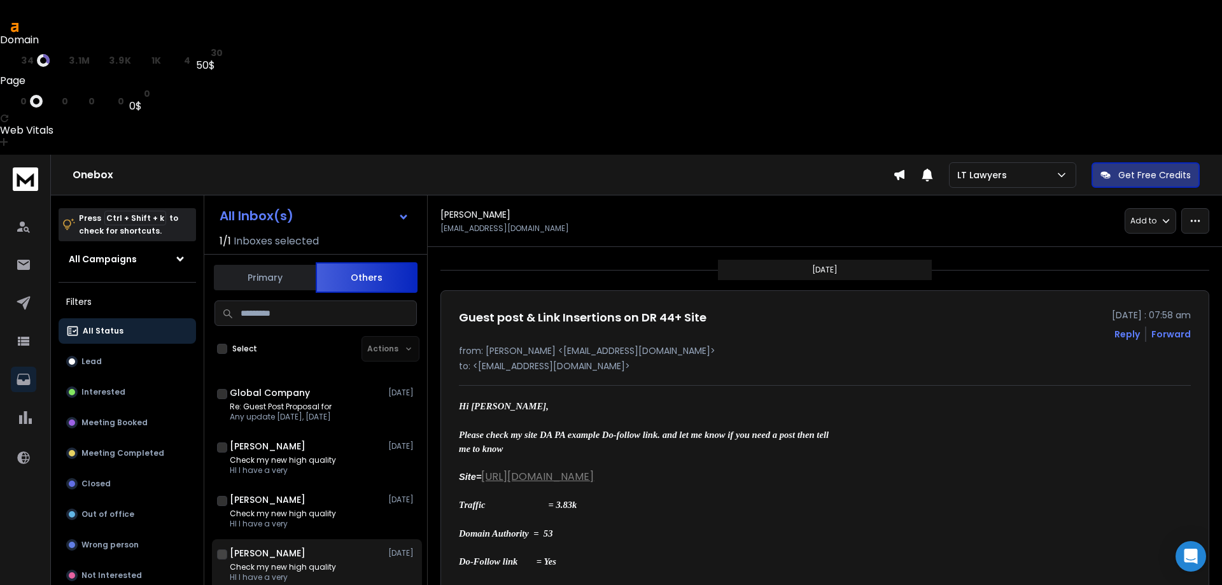
click at [308, 562] on p "Check my new high quality" at bounding box center [283, 567] width 106 height 10
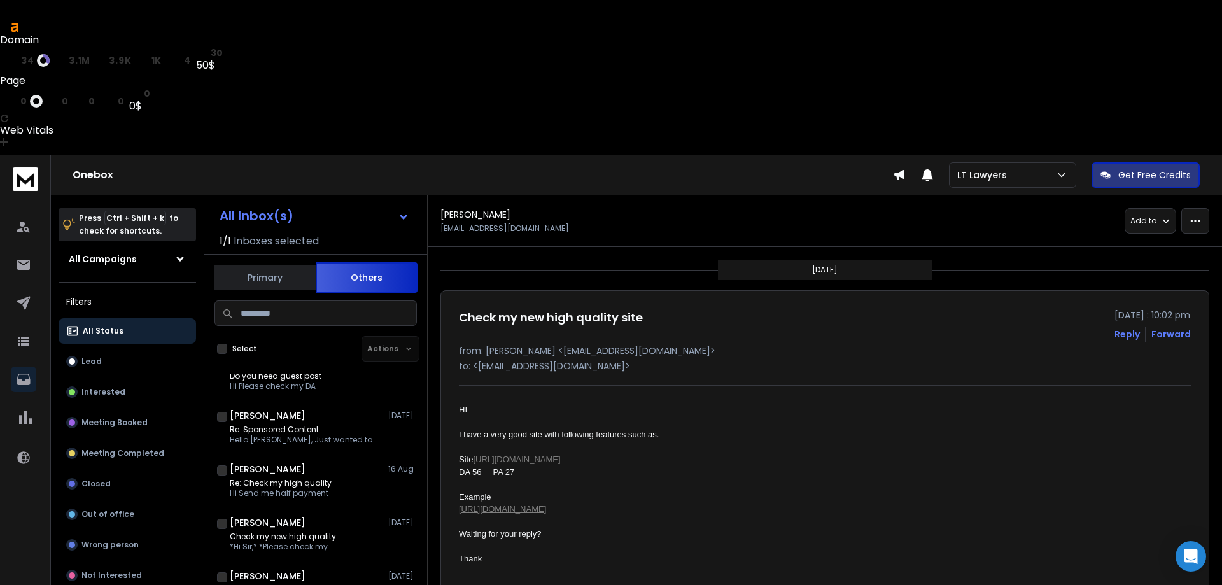
scroll to position [0, 0]
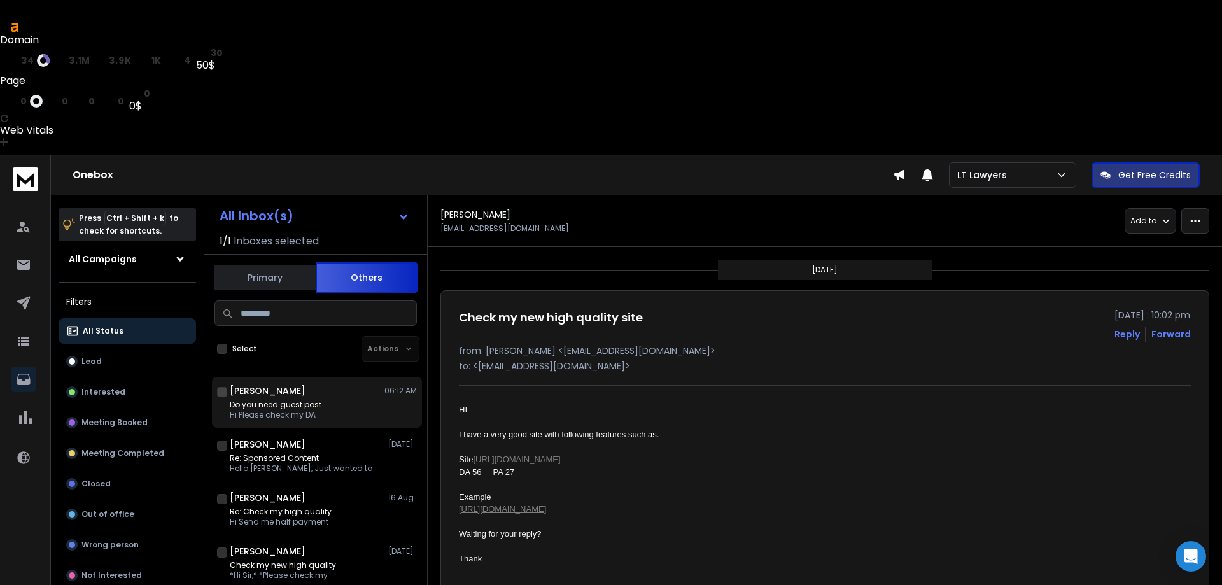
click at [342, 400] on div "Do you need guest post Hi Please check my DA" at bounding box center [323, 410] width 187 height 20
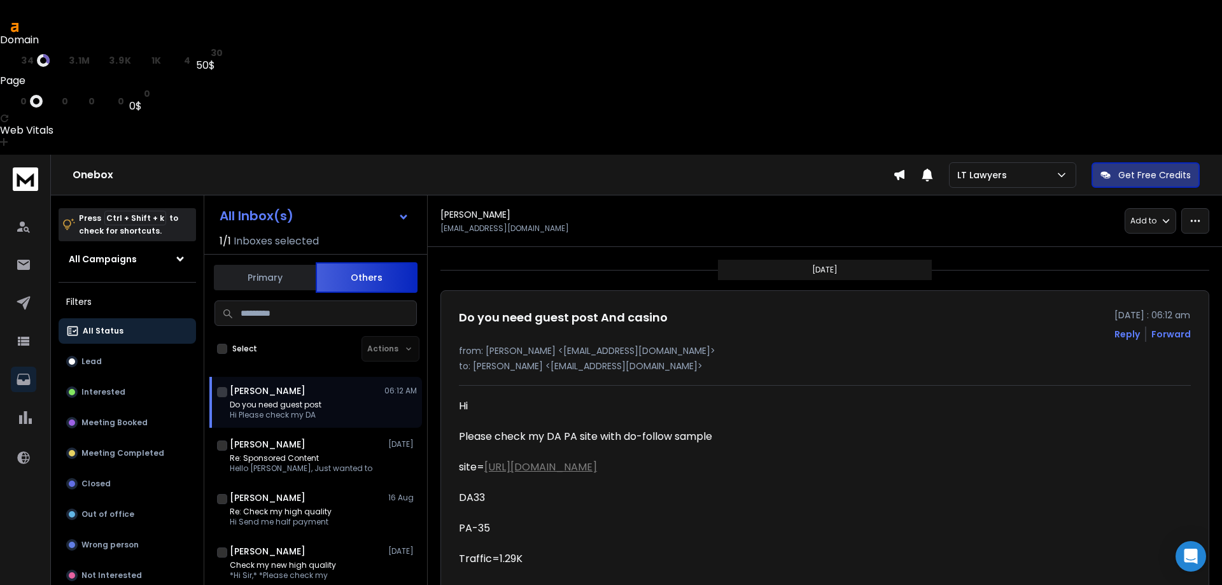
click at [783, 208] on div "Jon Boys JB jonboyslinksale@gmail.com" at bounding box center [630, 220] width 380 height 25
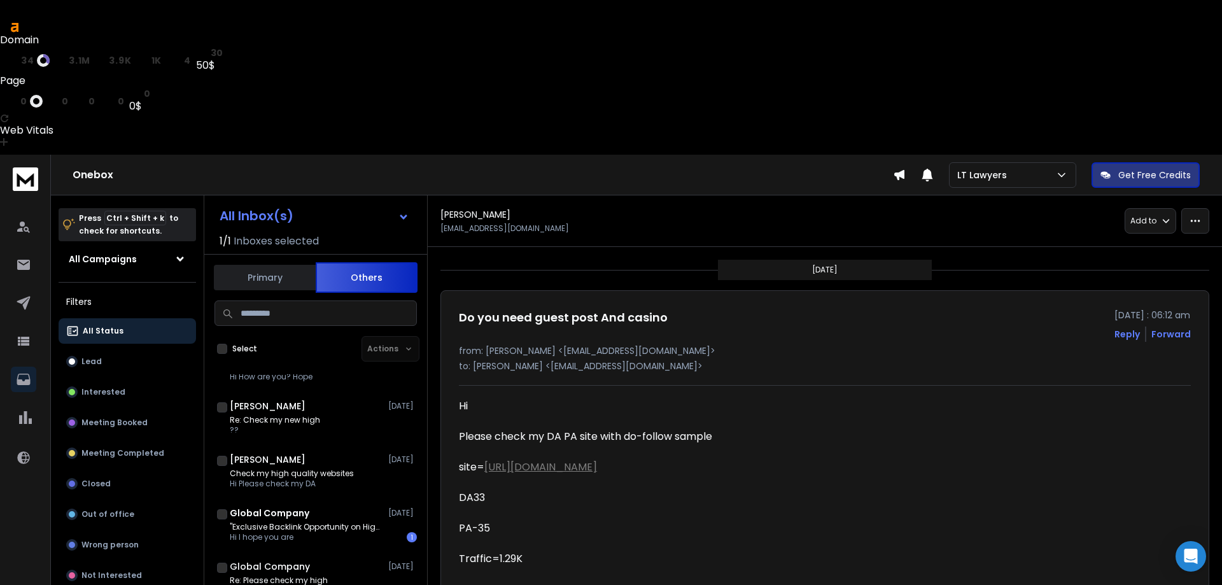
scroll to position [322, 0]
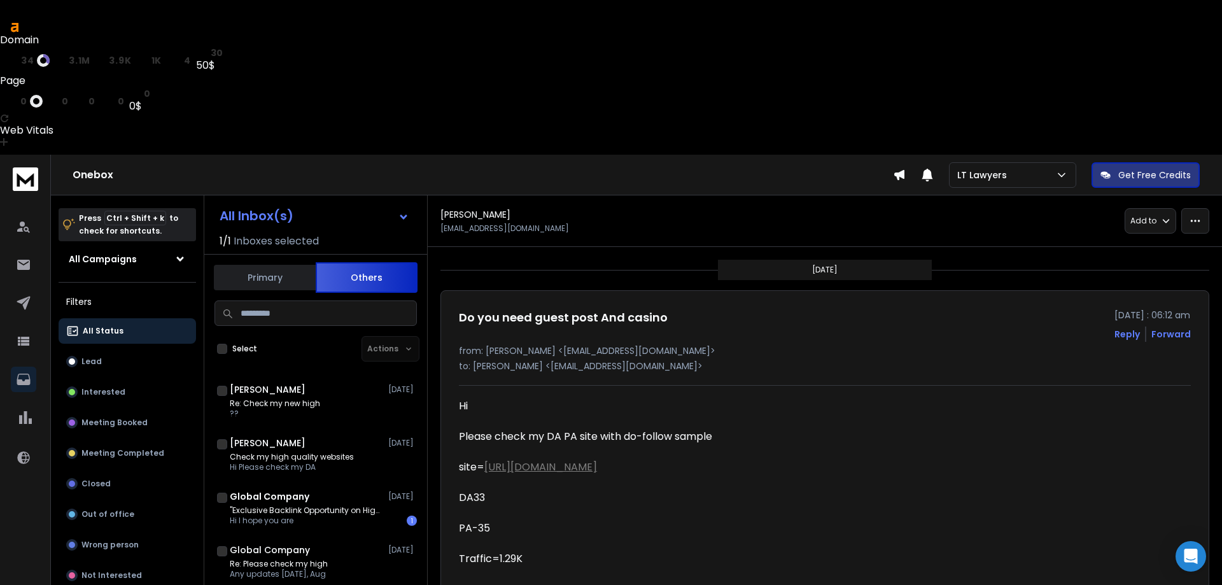
click at [31, 426] on div "H" at bounding box center [25, 447] width 51 height 585
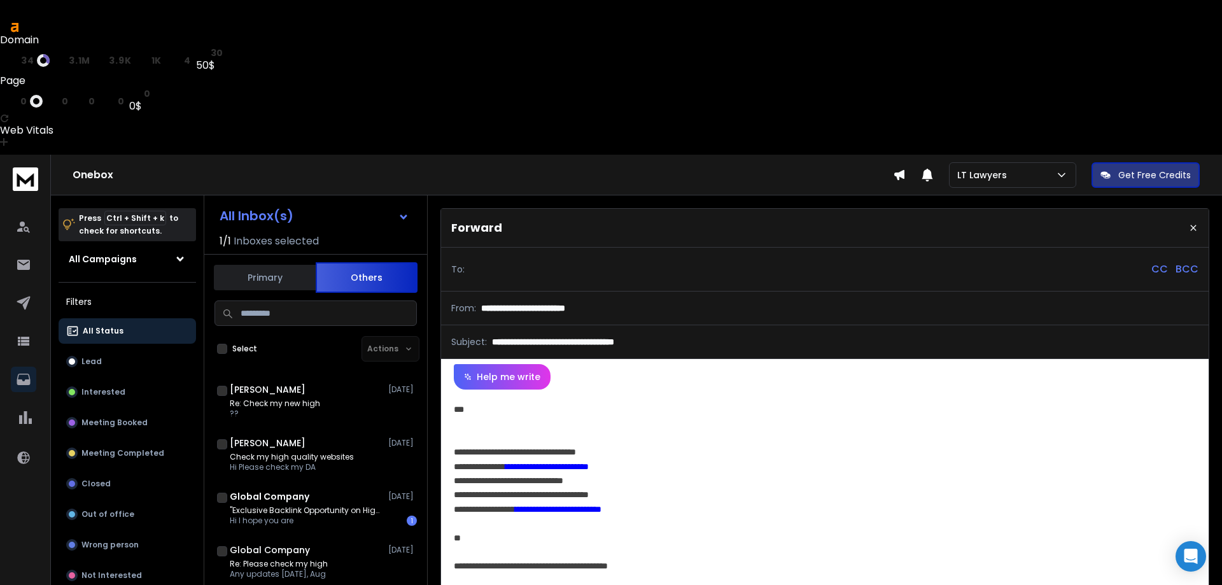
click at [1191, 225] on icon at bounding box center [1193, 228] width 6 height 6
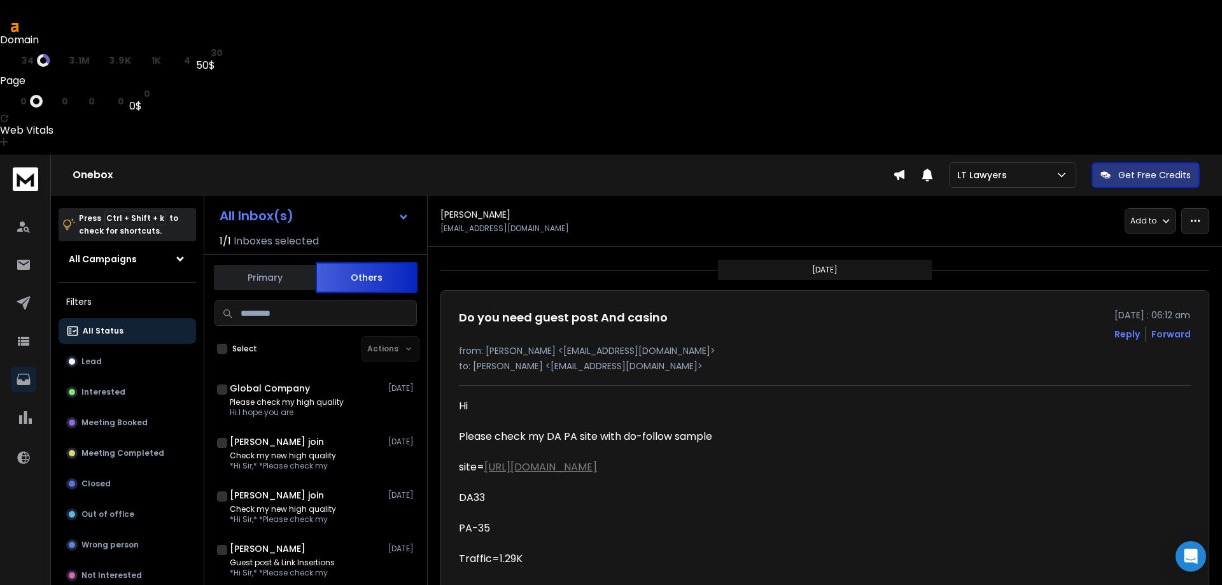
scroll to position [603, 0]
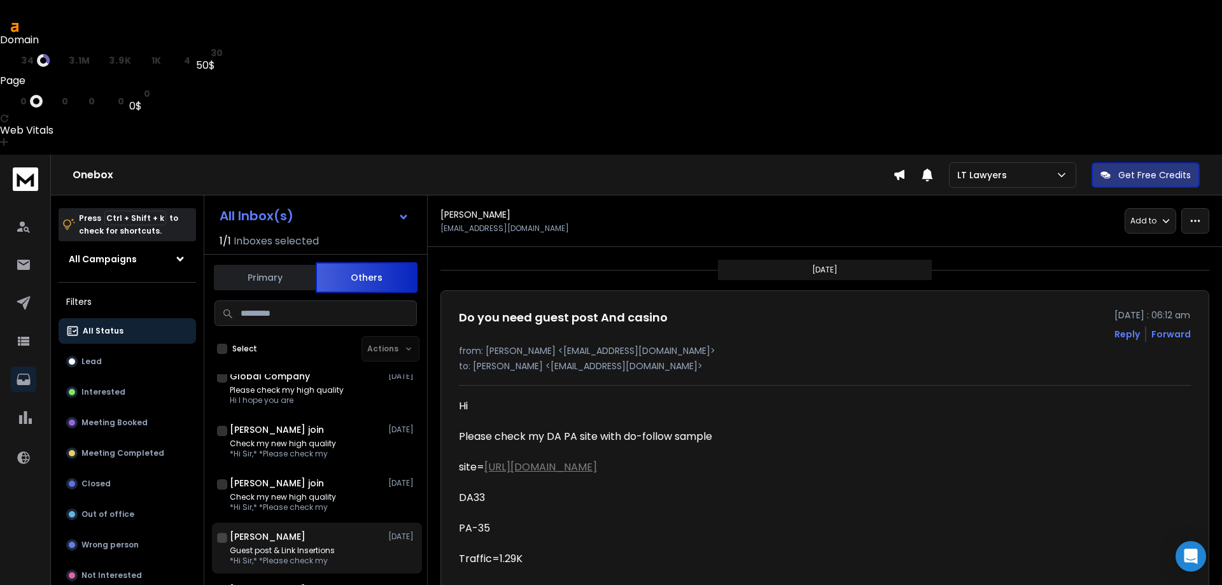
click at [323, 530] on div "Millie Falreya 31 Jul" at bounding box center [323, 536] width 187 height 13
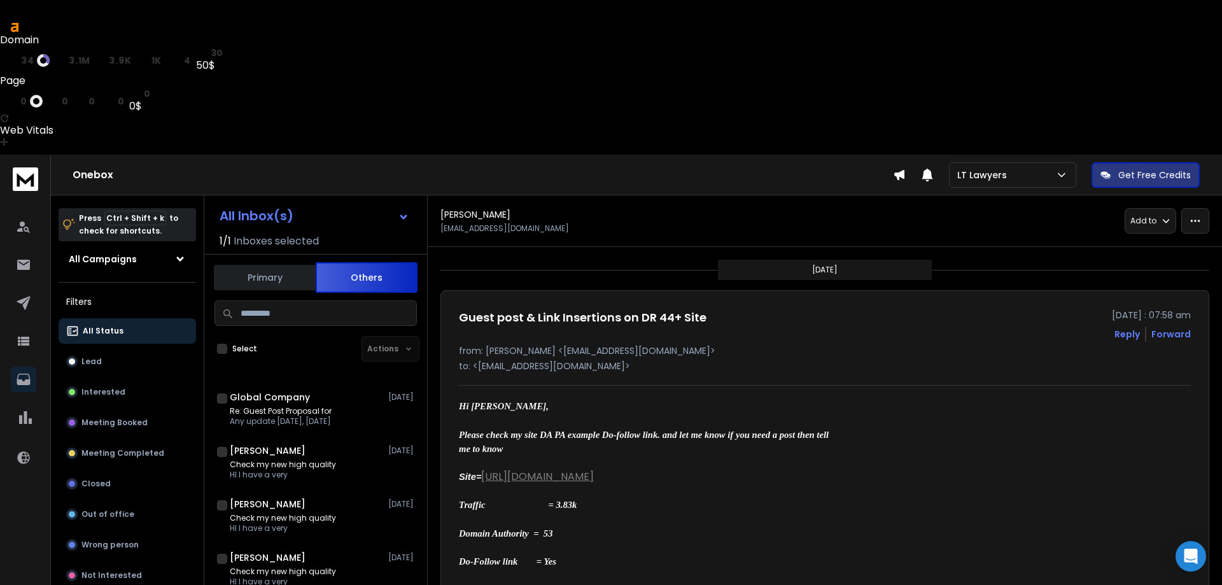
scroll to position [1017, 0]
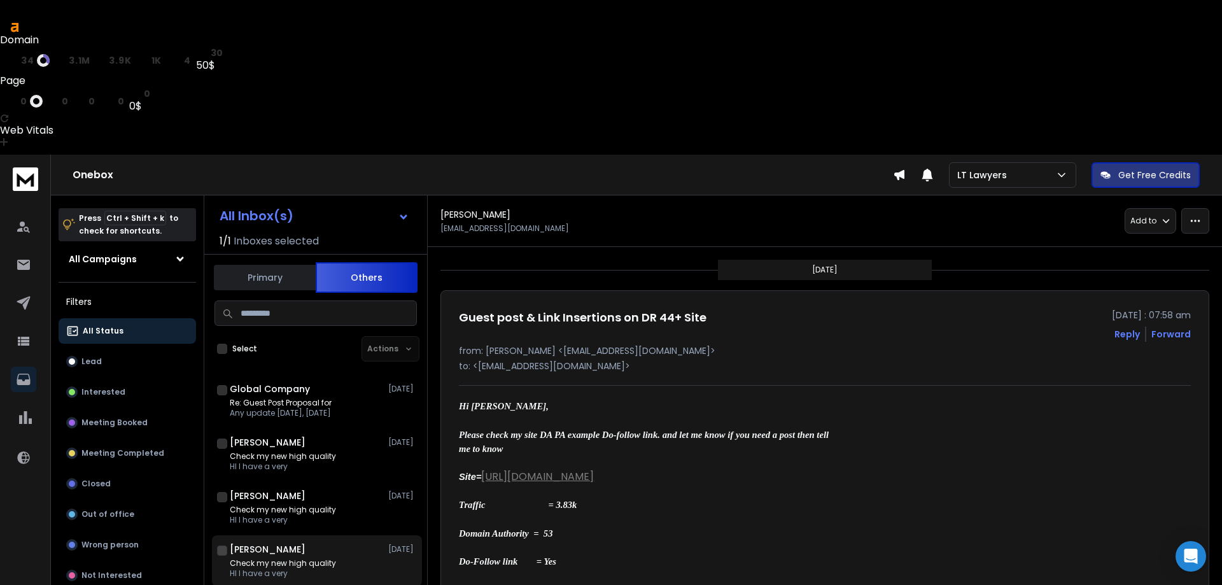
click at [308, 558] on p "Check my new high quality" at bounding box center [283, 563] width 106 height 10
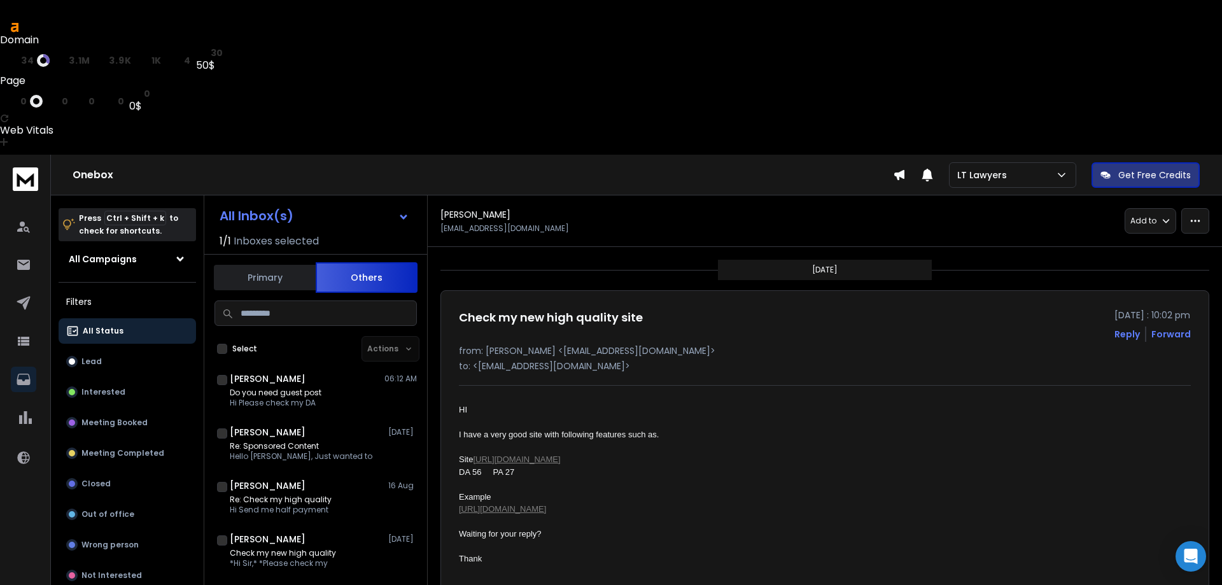
scroll to position [0, 0]
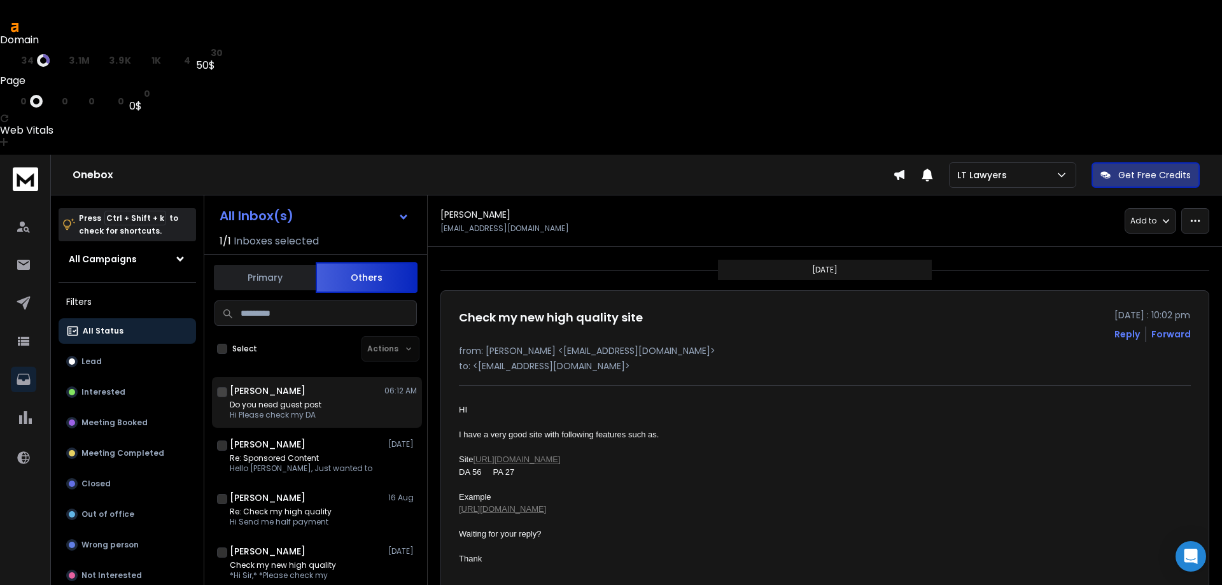
click at [342, 400] on div "Do you need guest post Hi Please check my DA" at bounding box center [323, 410] width 187 height 20
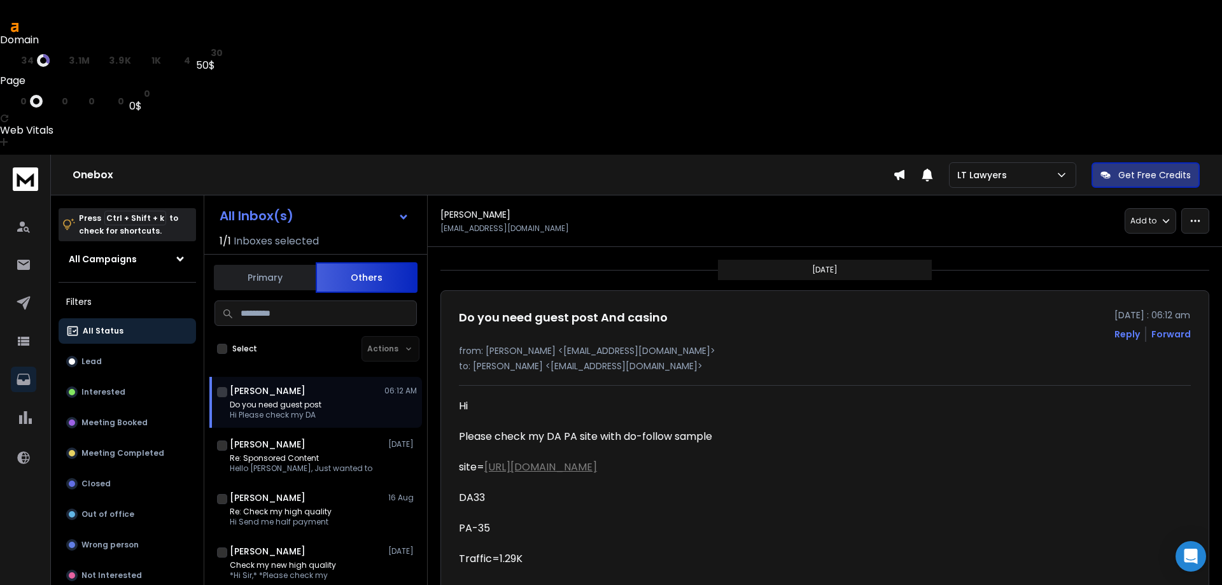
click at [783, 208] on div "Jon Boys JB jonboyslinksale@gmail.com" at bounding box center [630, 220] width 380 height 25
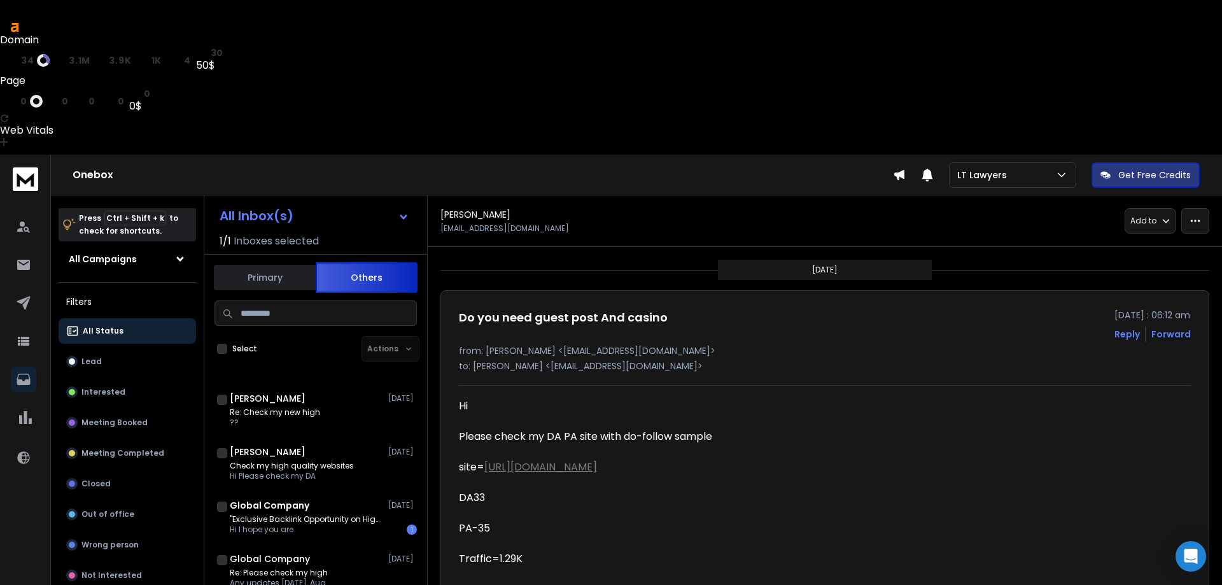
scroll to position [321, 0]
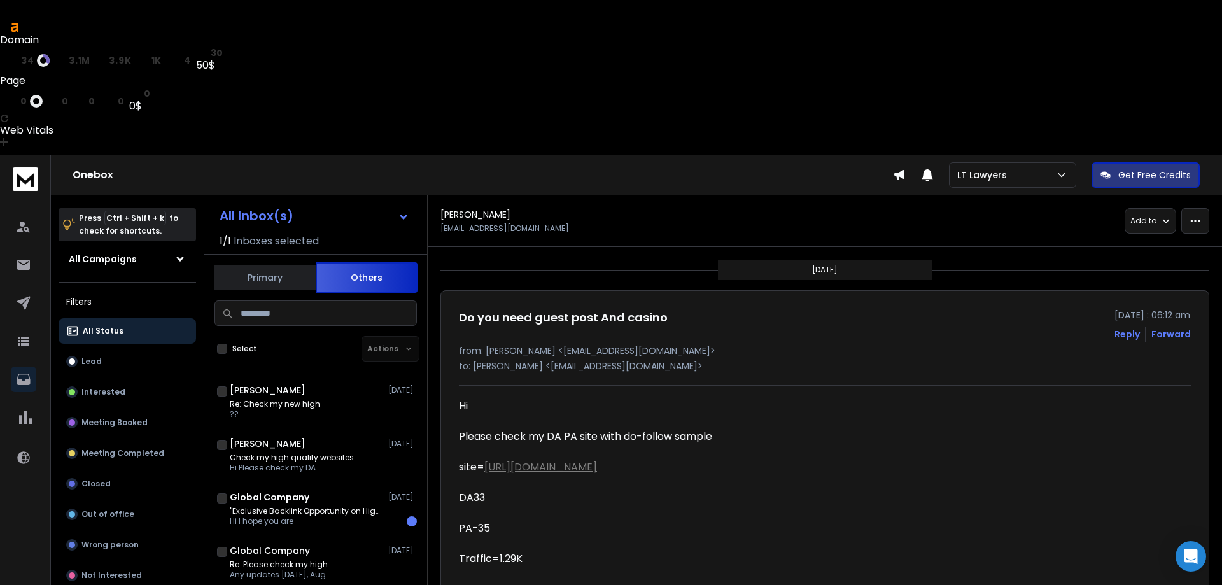
click at [31, 426] on div "H" at bounding box center [25, 447] width 51 height 585
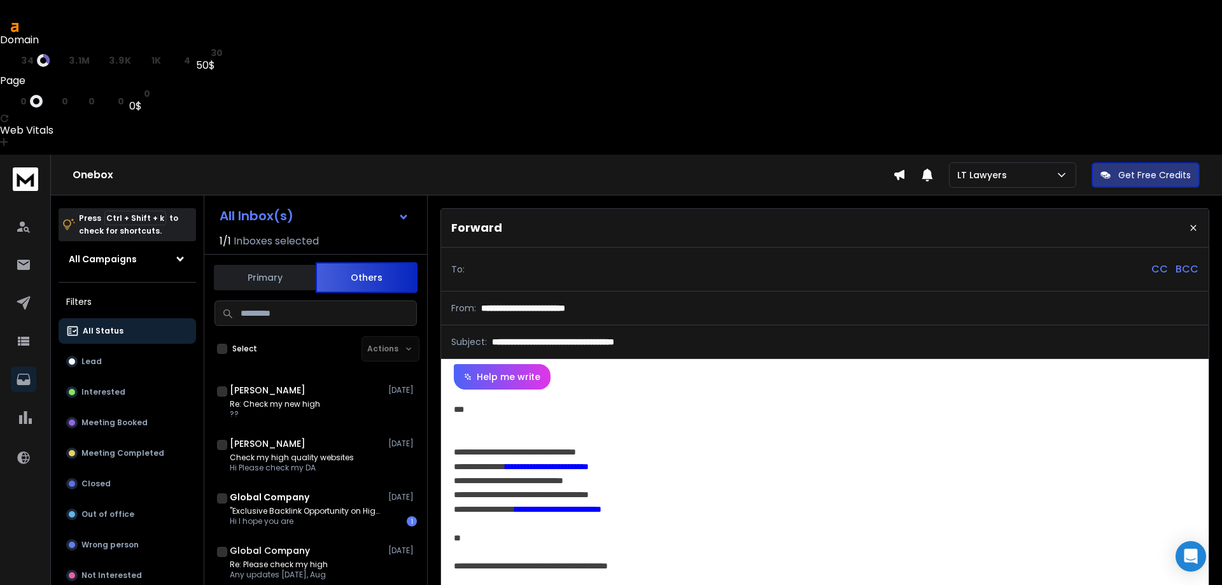
click at [1191, 225] on icon at bounding box center [1193, 228] width 6 height 6
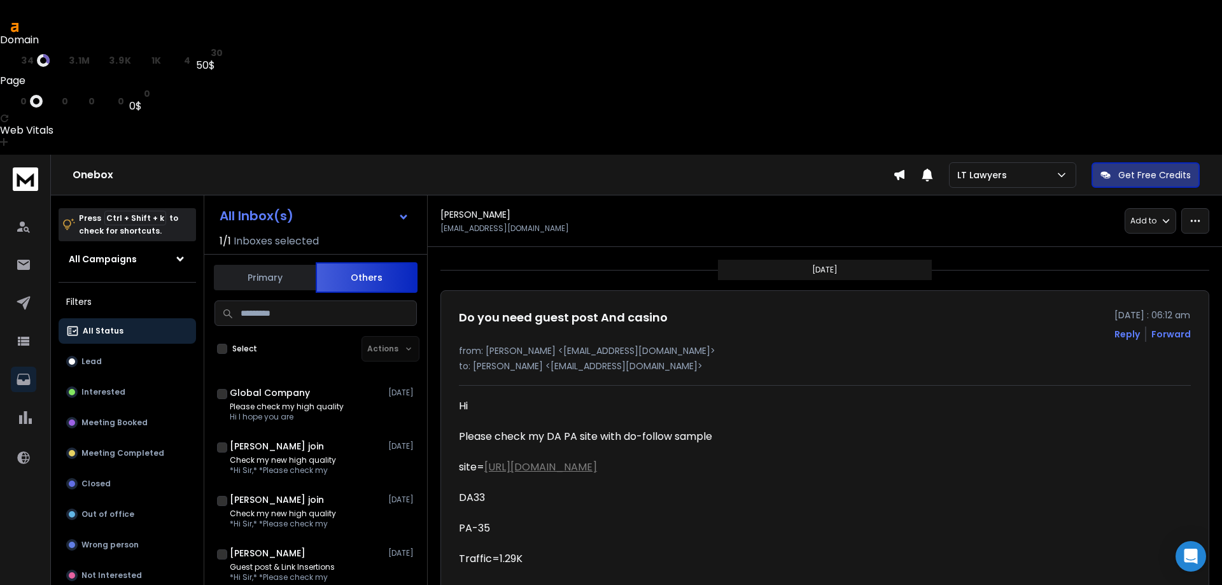
scroll to position [599, 0]
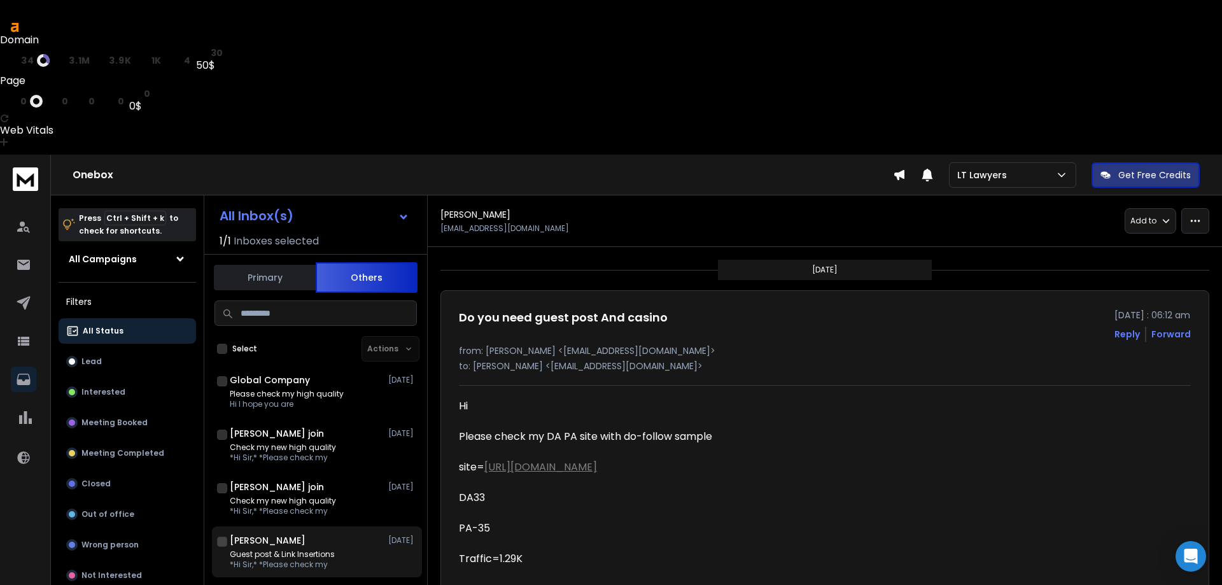
click at [323, 534] on div "Millie Falreya 31 Jul" at bounding box center [323, 540] width 187 height 13
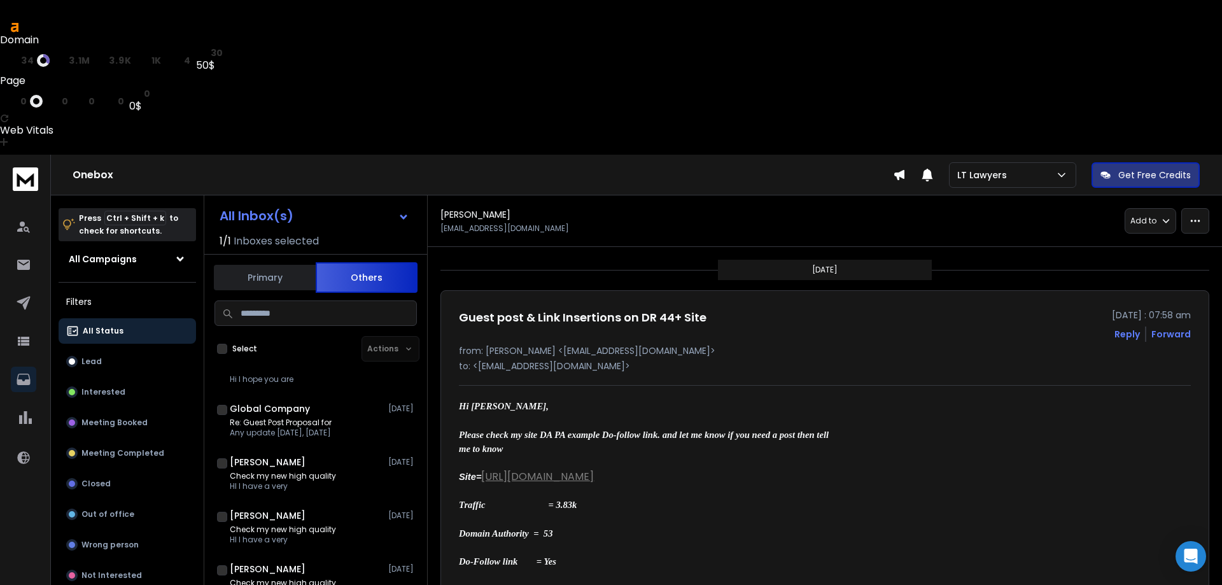
scroll to position [1014, 0]
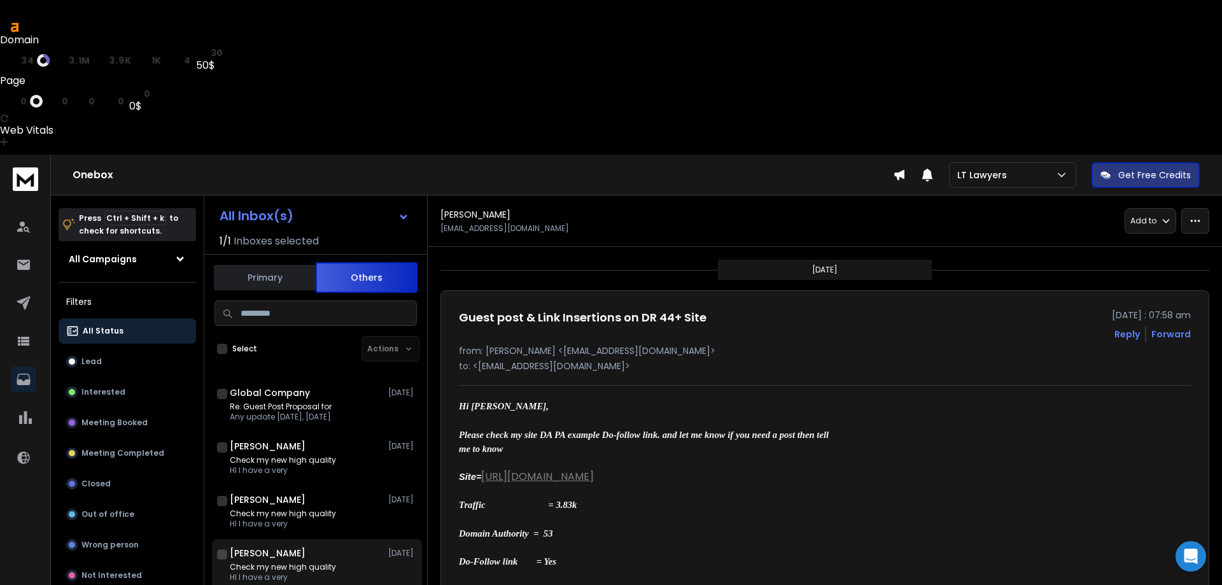
click at [308, 562] on p "Check my new high quality" at bounding box center [283, 567] width 106 height 10
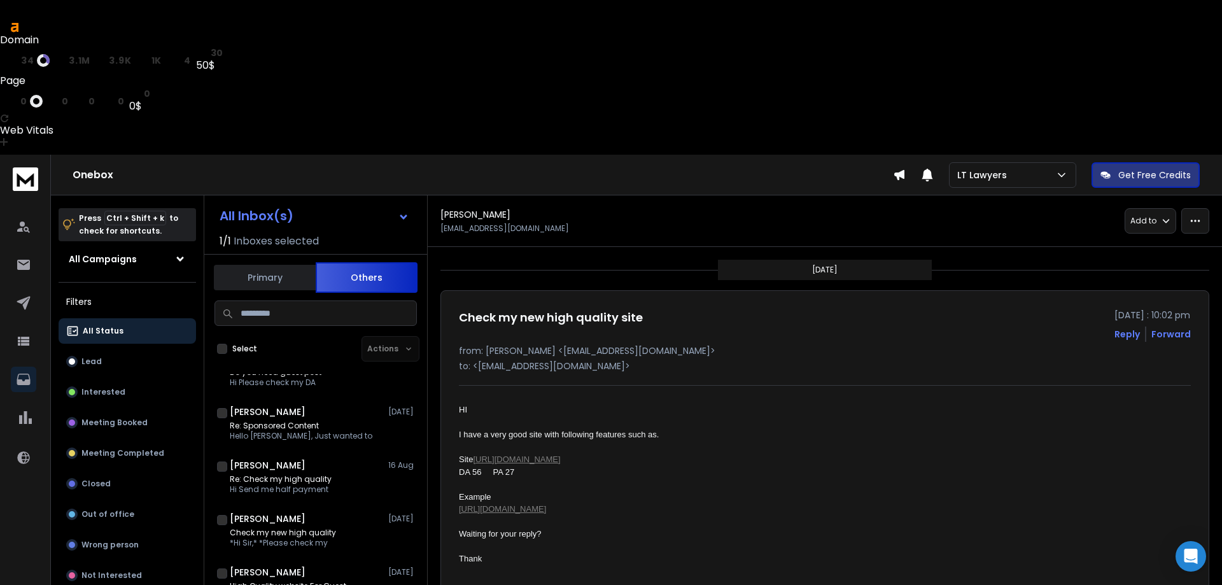
scroll to position [0, 0]
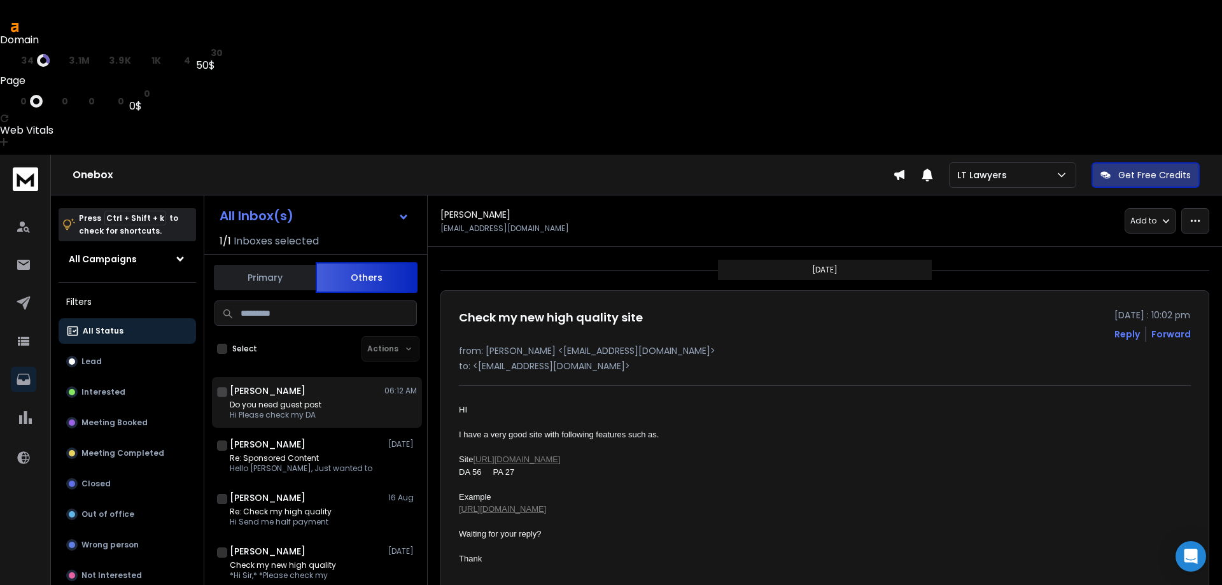
click at [342, 400] on div "Do you need guest post Hi Please check my DA" at bounding box center [323, 410] width 187 height 20
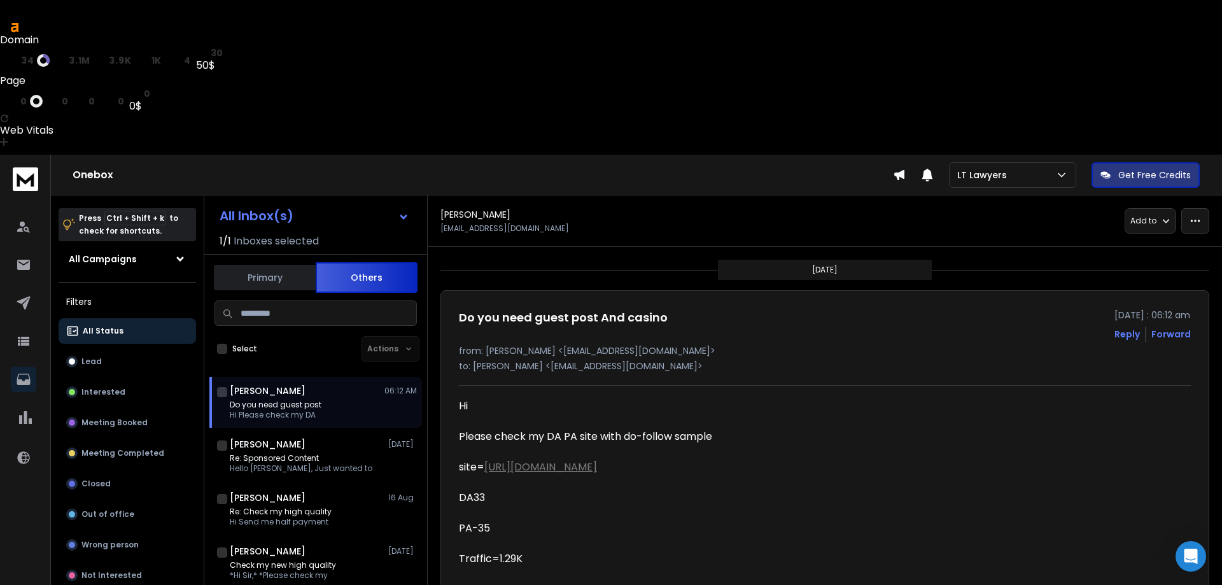
click at [783, 208] on div "Jon Boys JB jonboyslinksale@gmail.com" at bounding box center [630, 220] width 380 height 25
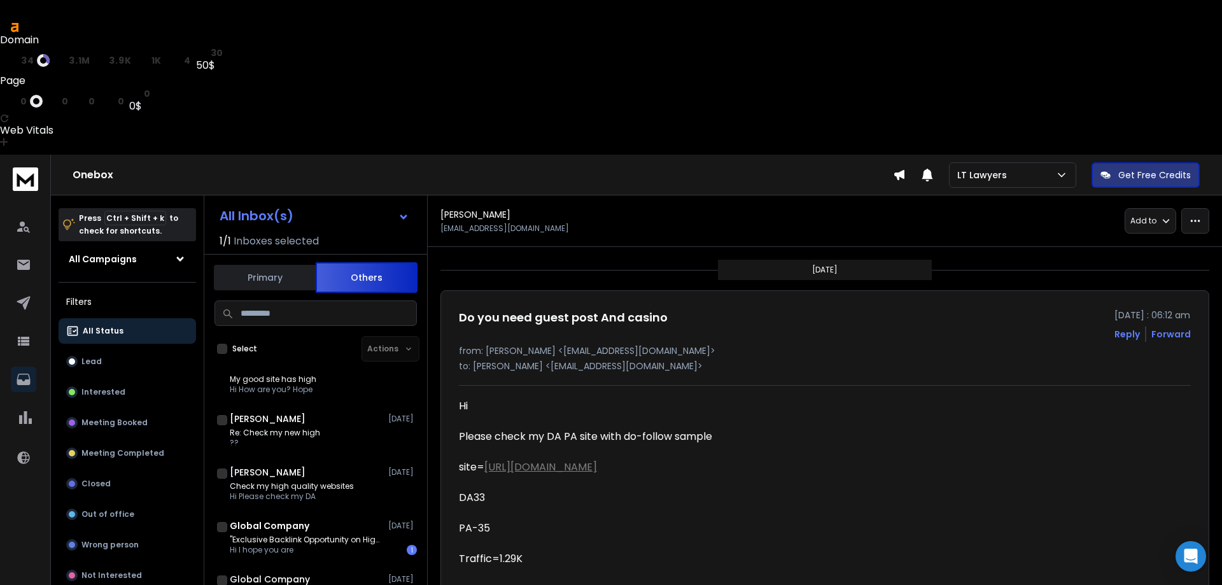
scroll to position [321, 0]
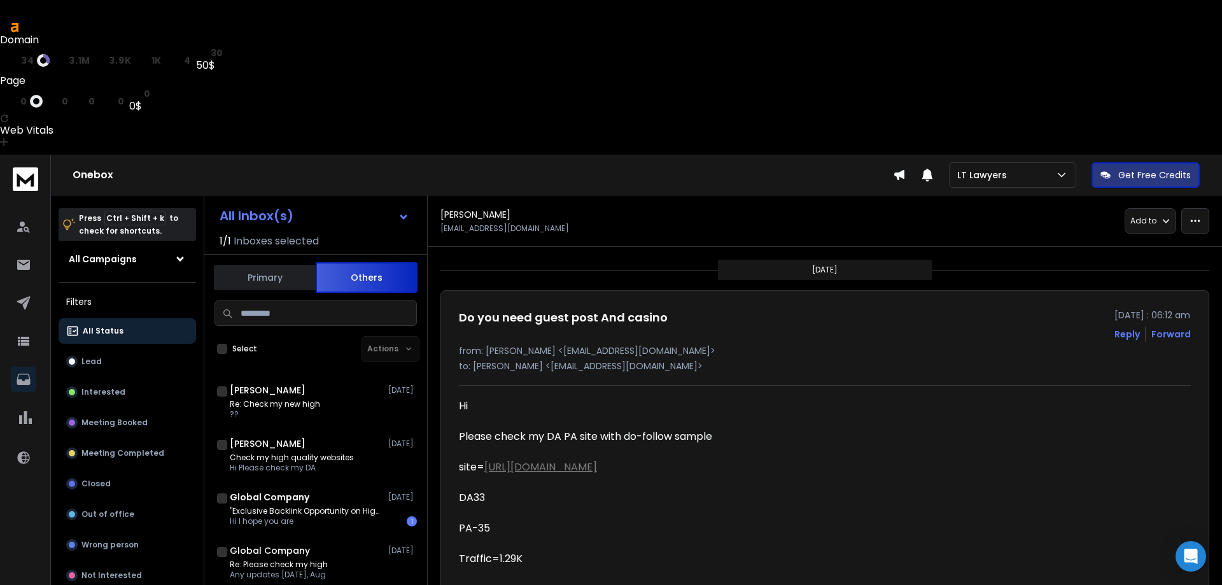
click at [31, 426] on div "H" at bounding box center [25, 447] width 51 height 585
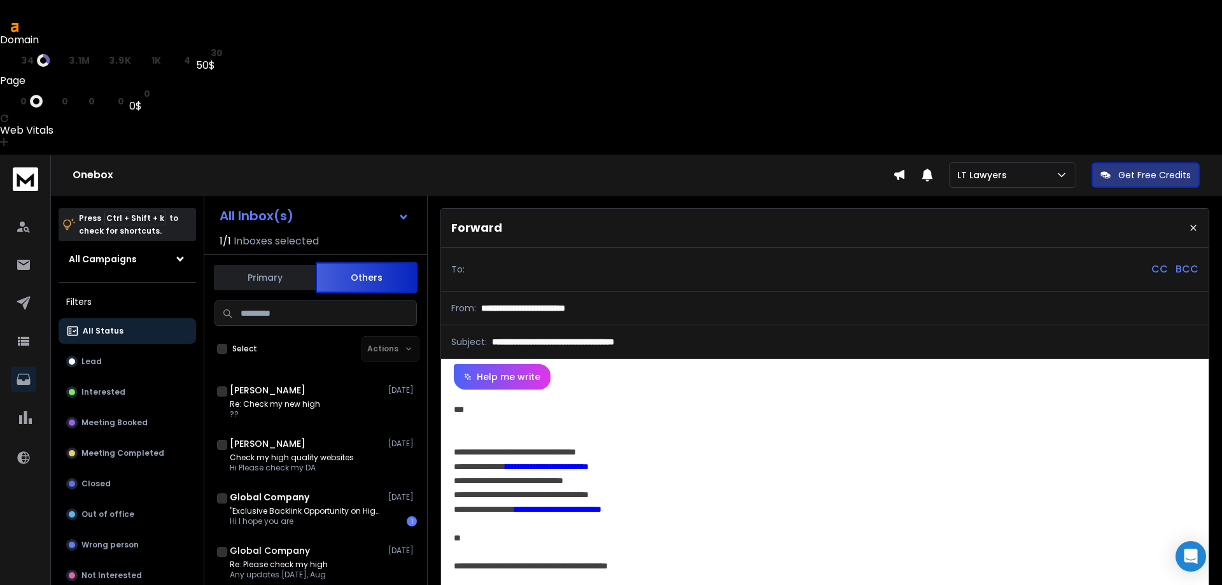
click at [1191, 225] on icon at bounding box center [1193, 228] width 6 height 6
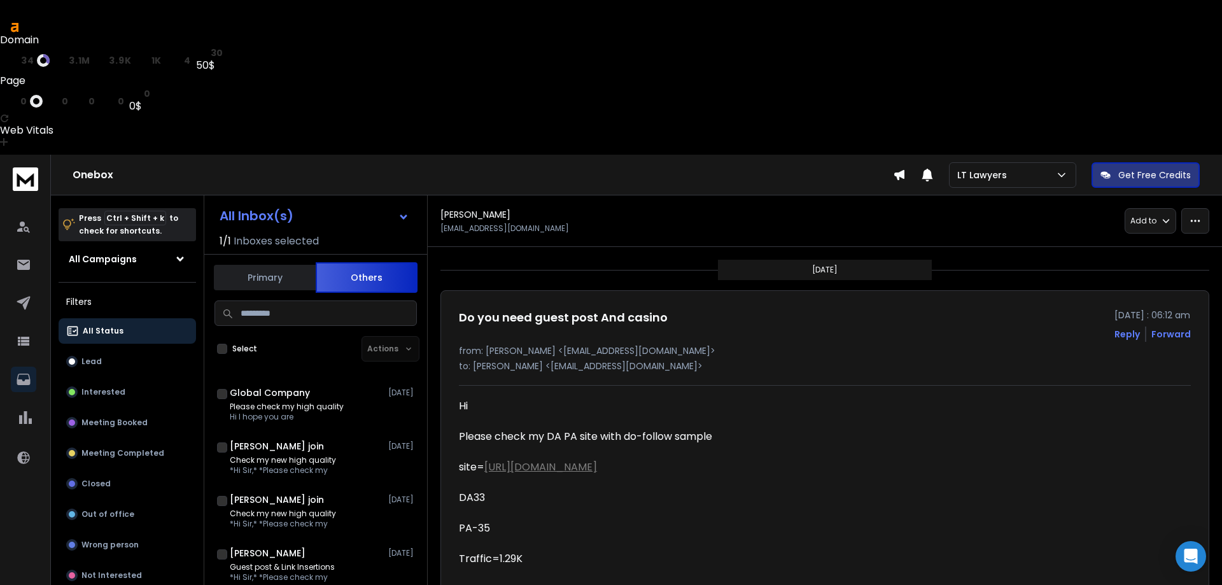
scroll to position [599, 0]
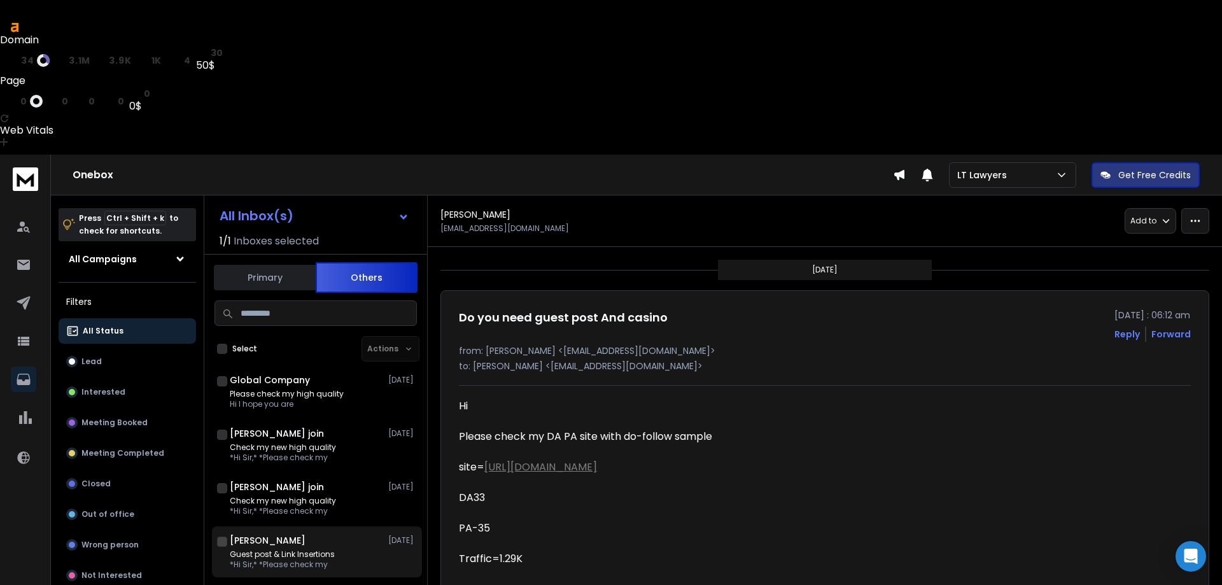
click at [323, 534] on div "Millie Falreya 31 Jul" at bounding box center [323, 540] width 187 height 13
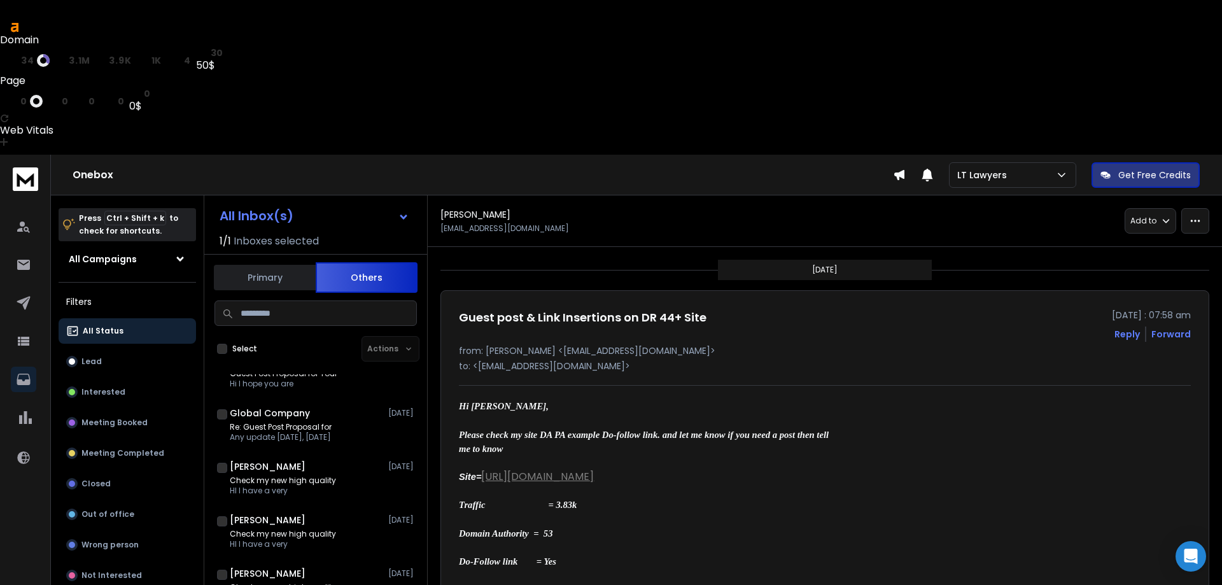
scroll to position [1014, 0]
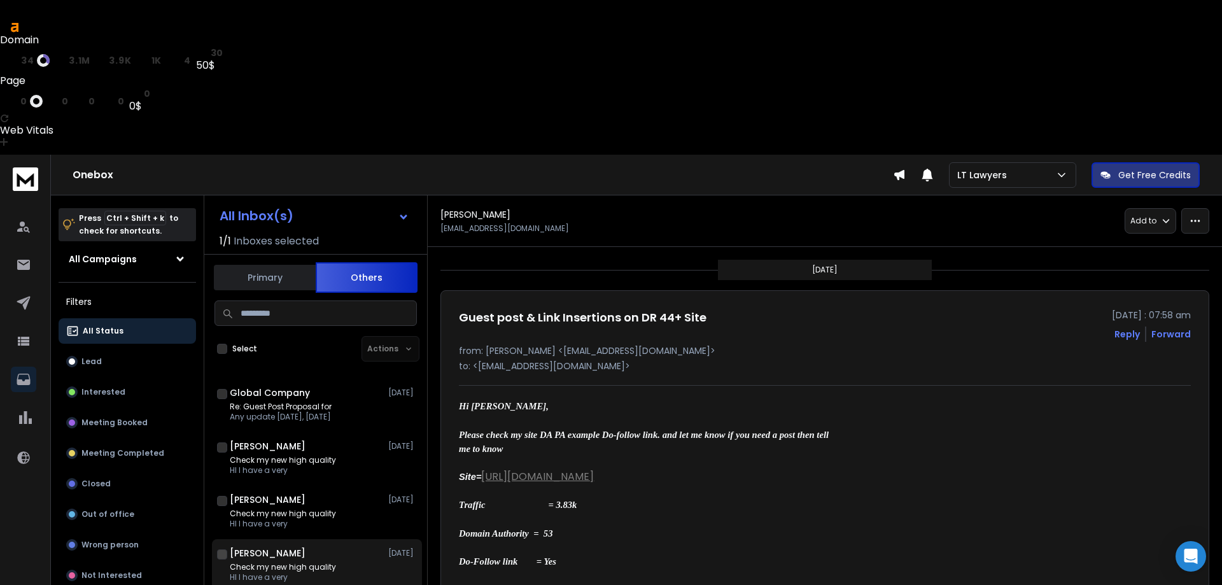
click at [308, 562] on p "Check my new high quality" at bounding box center [283, 567] width 106 height 10
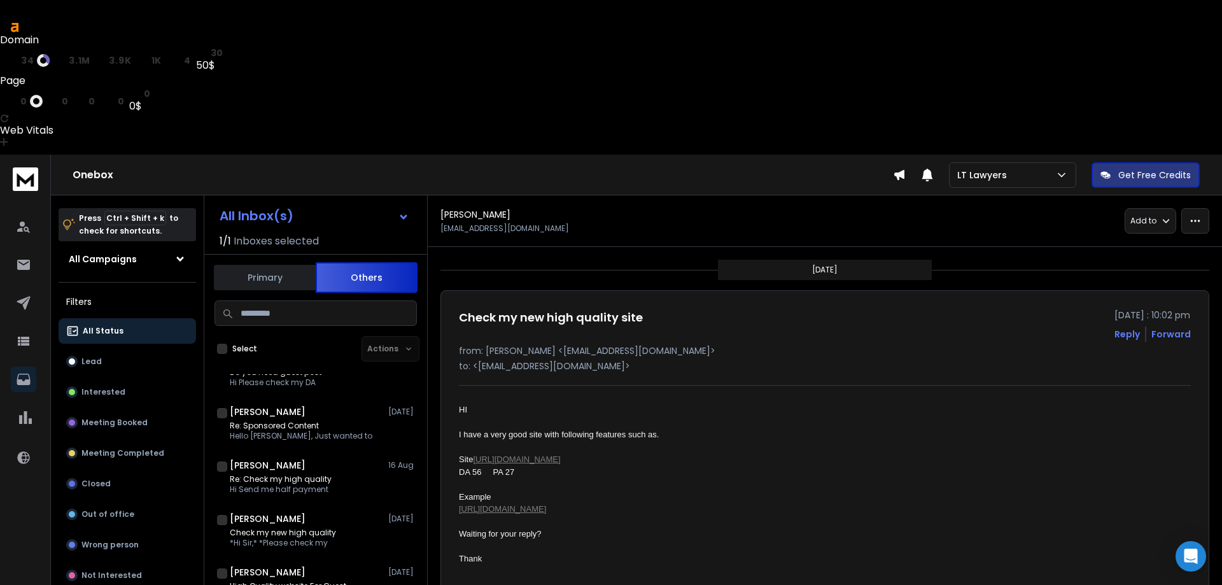
scroll to position [0, 0]
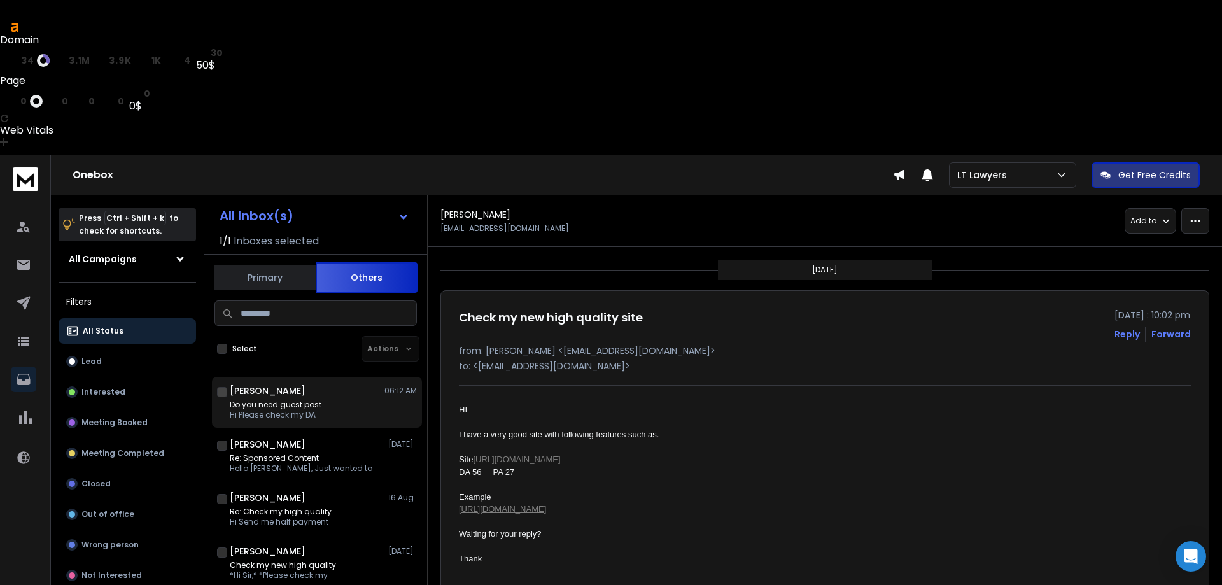
click at [342, 400] on div "Do you need guest post Hi Please check my DA" at bounding box center [323, 410] width 187 height 20
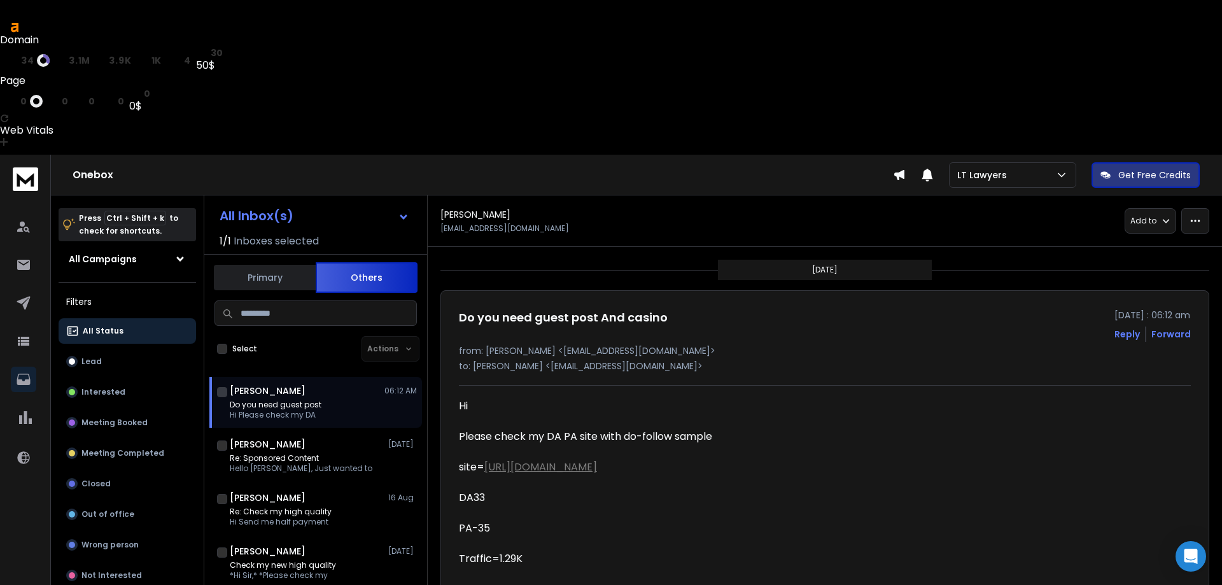
click at [783, 208] on div "Jon Boys JB jonboyslinksale@gmail.com" at bounding box center [630, 220] width 380 height 25
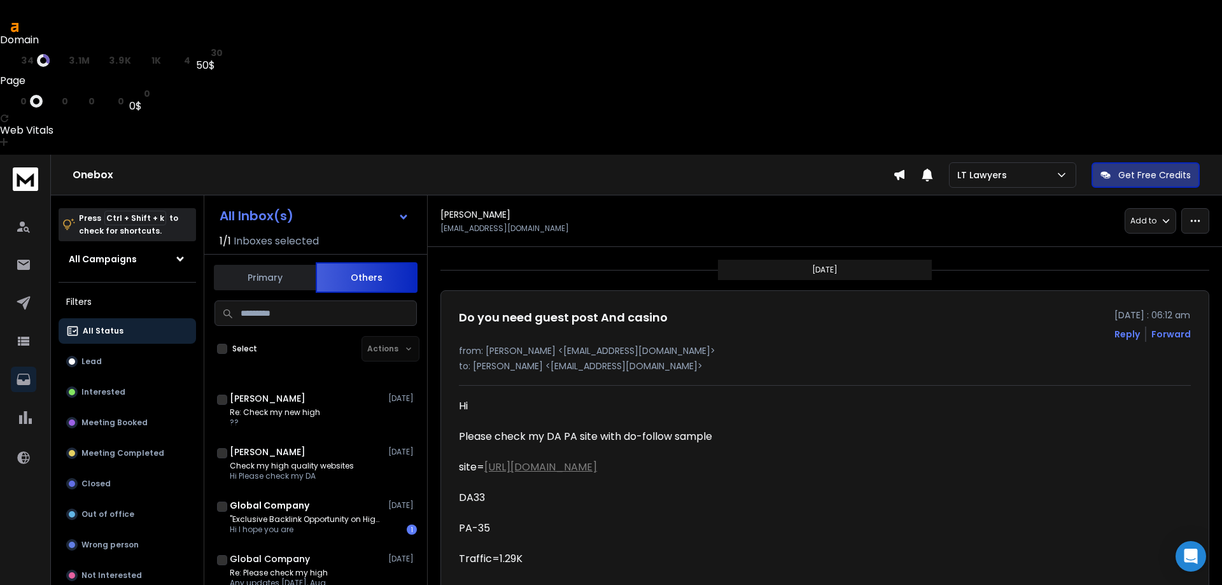
scroll to position [321, 0]
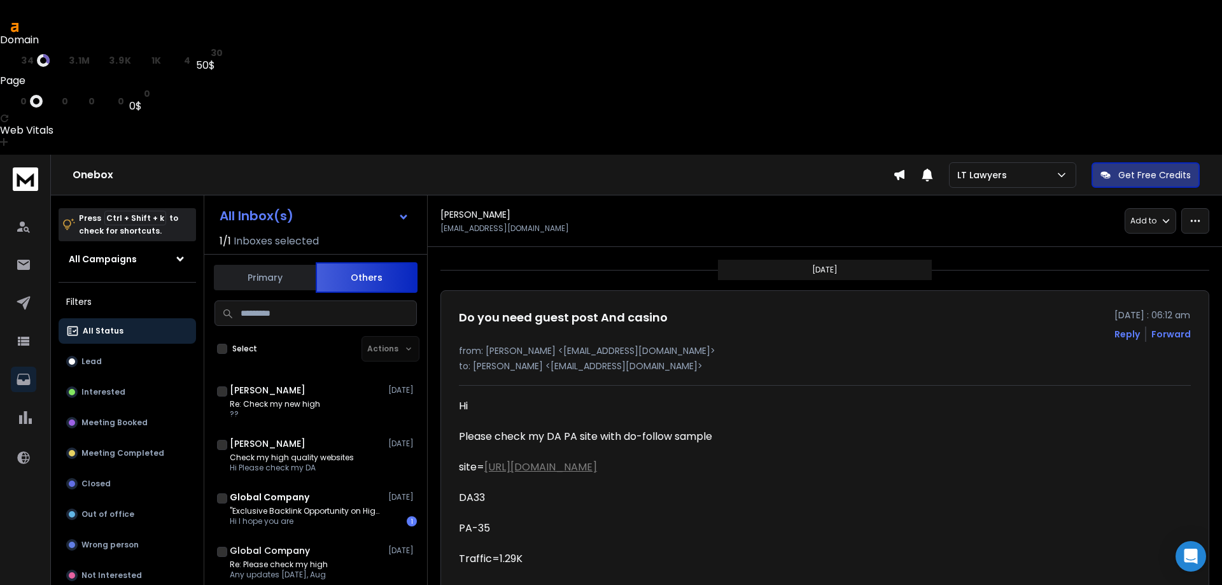
click at [31, 426] on div "H" at bounding box center [25, 447] width 51 height 585
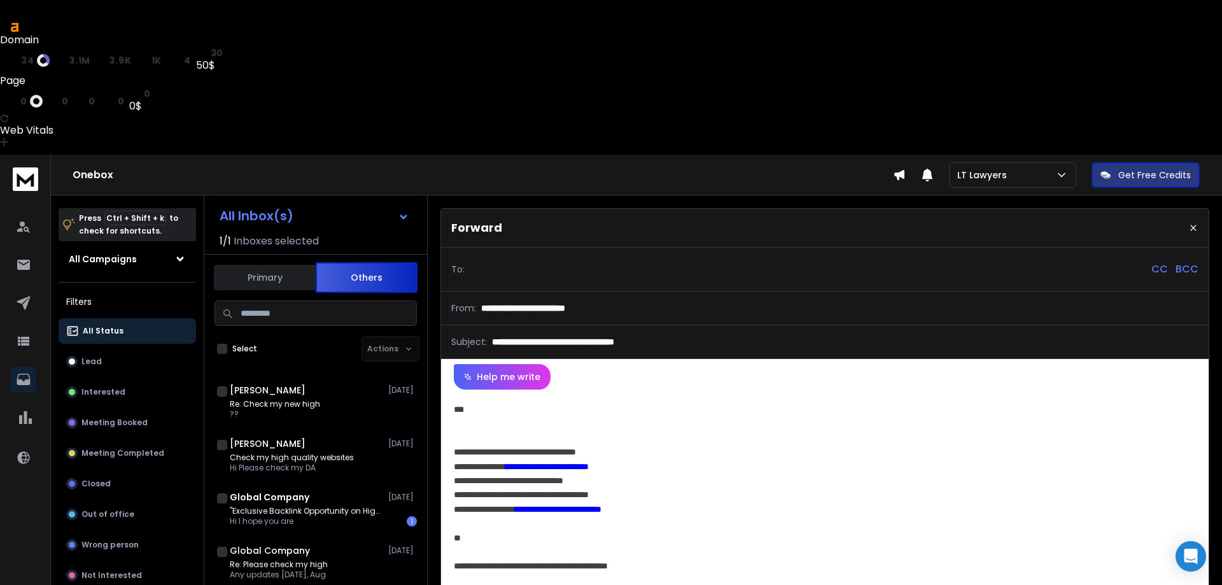
click at [1191, 225] on icon at bounding box center [1193, 228] width 6 height 6
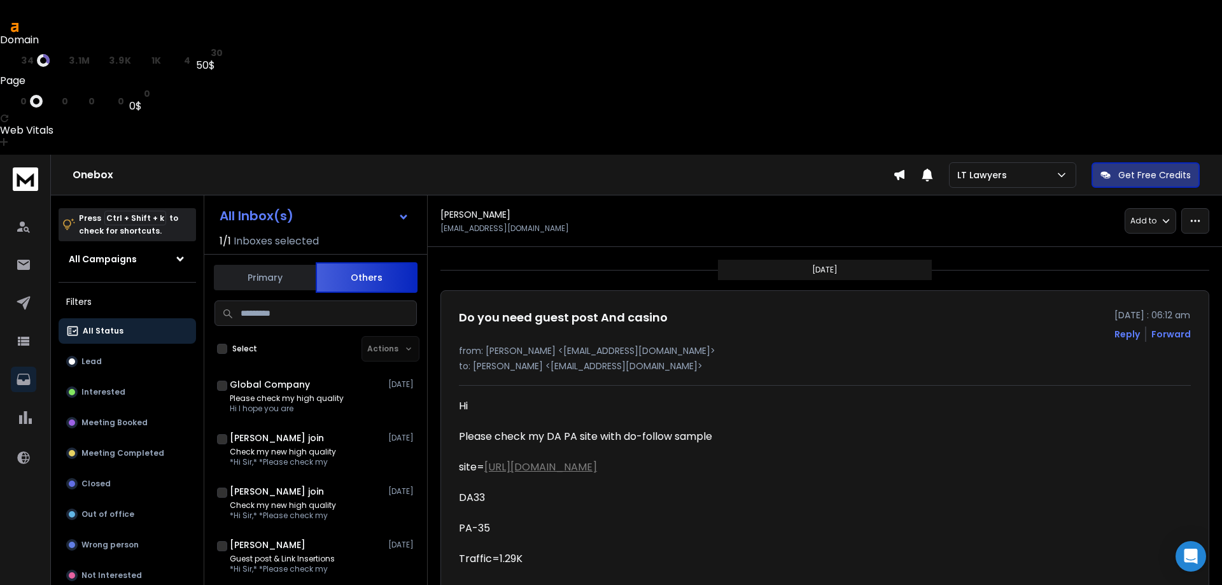
scroll to position [599, 0]
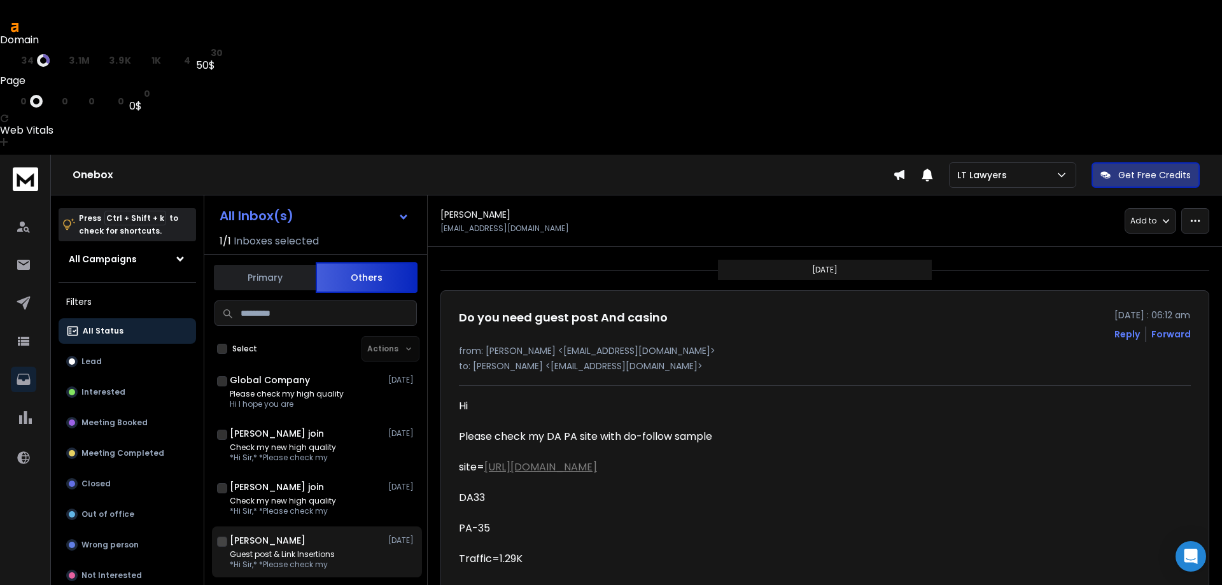
click at [323, 534] on div "Millie Falreya 31 Jul" at bounding box center [323, 540] width 187 height 13
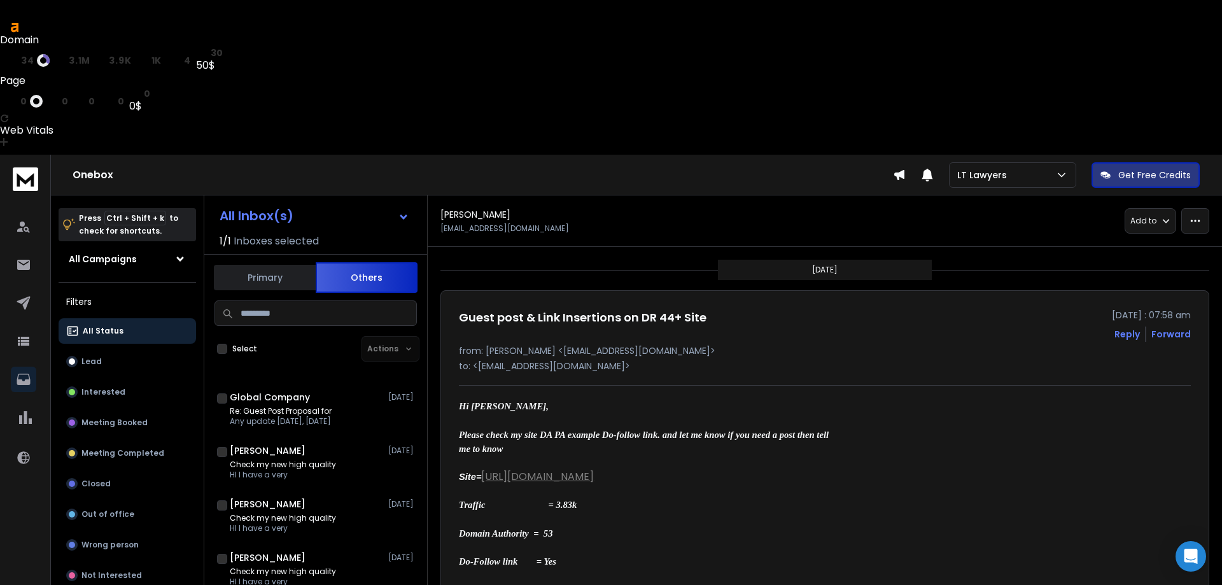
scroll to position [1014, 0]
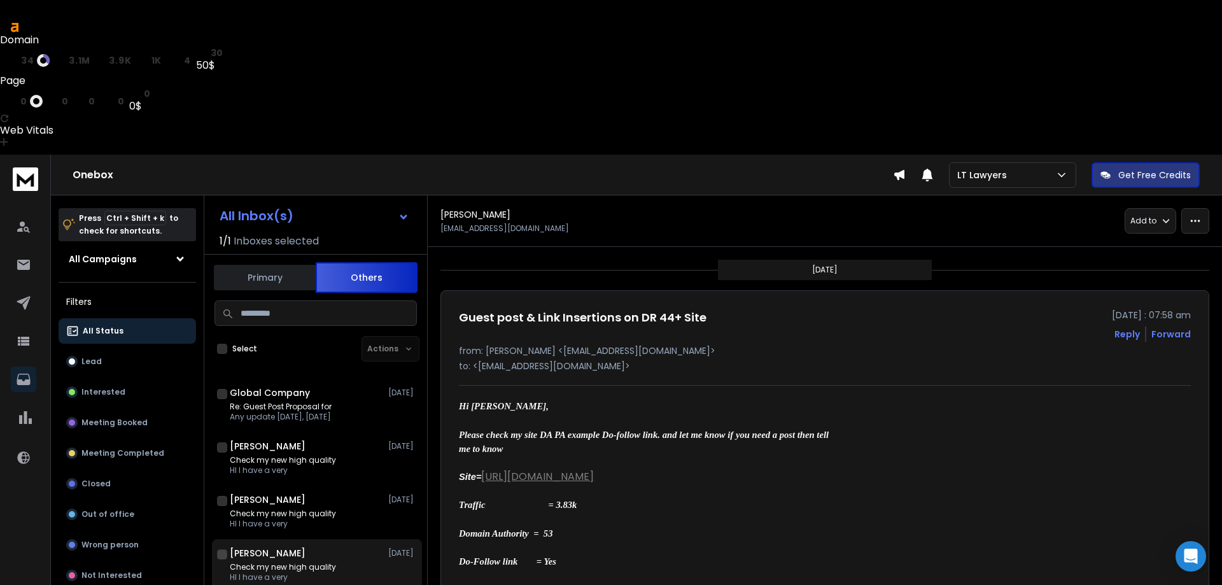
click at [308, 562] on p "Check my new high quality" at bounding box center [283, 567] width 106 height 10
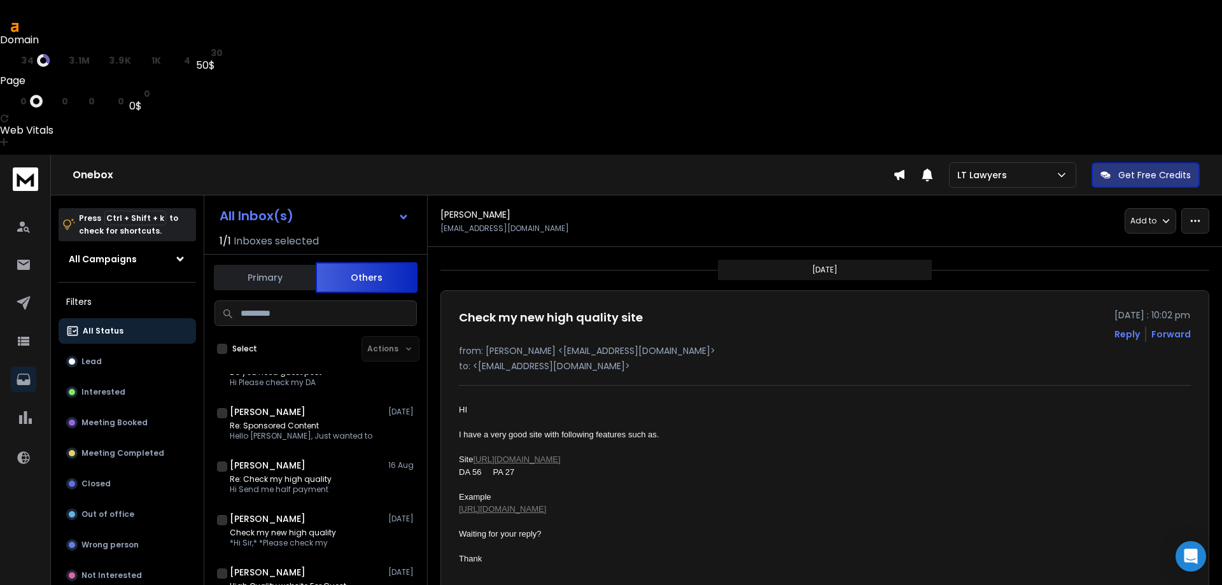
scroll to position [0, 0]
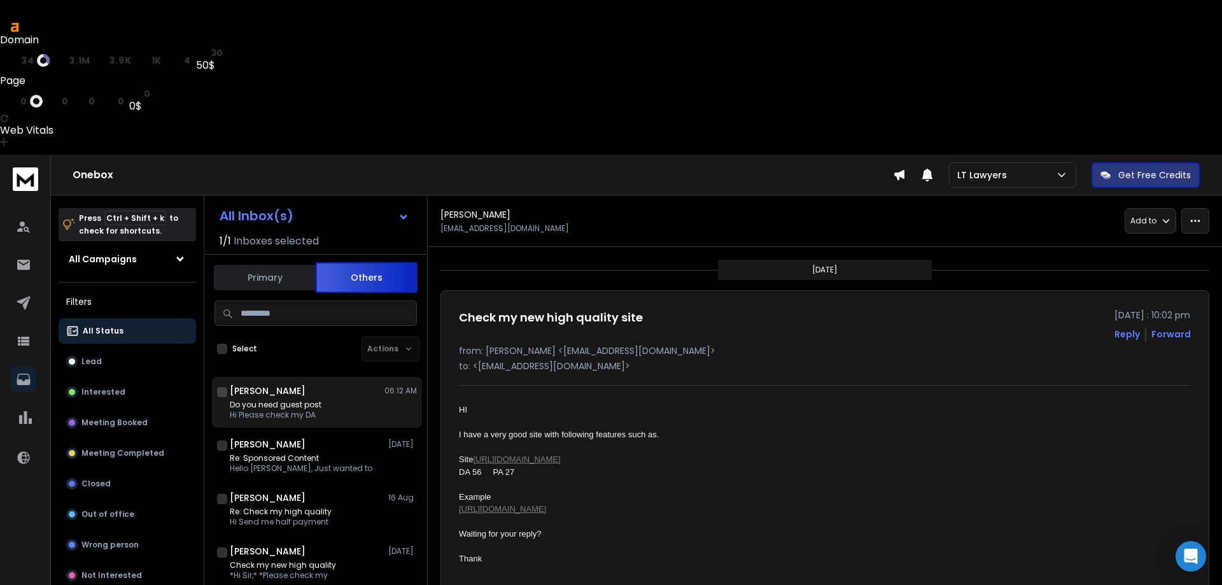
click at [342, 400] on div "Do you need guest post Hi Please check my DA" at bounding box center [323, 410] width 187 height 20
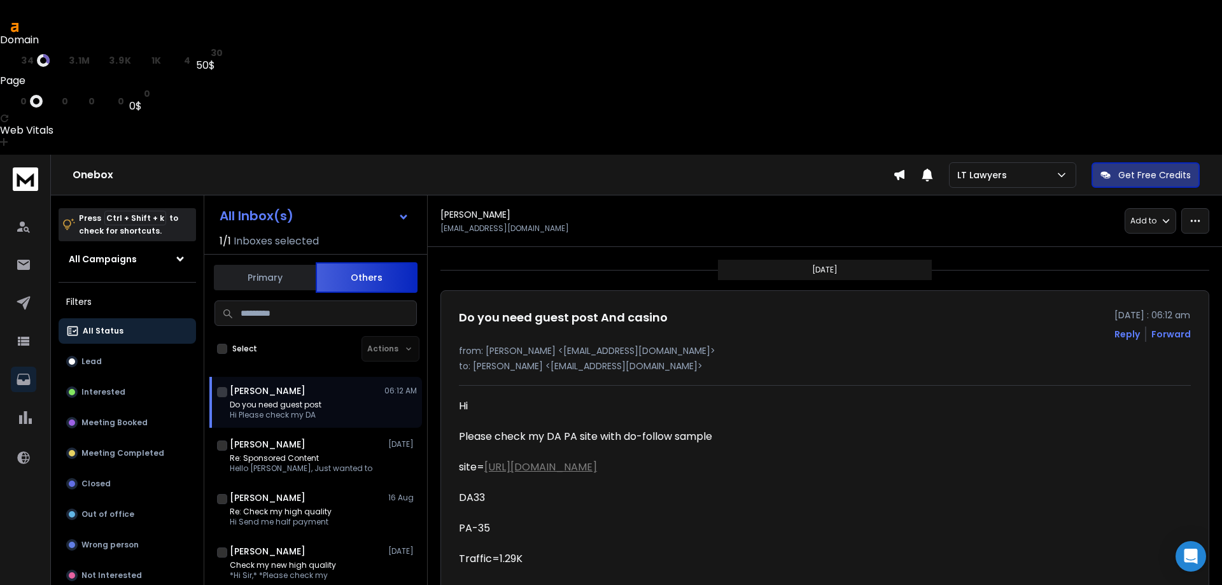
click at [783, 208] on div "Jon Boys JB jonboyslinksale@gmail.com" at bounding box center [630, 220] width 380 height 25
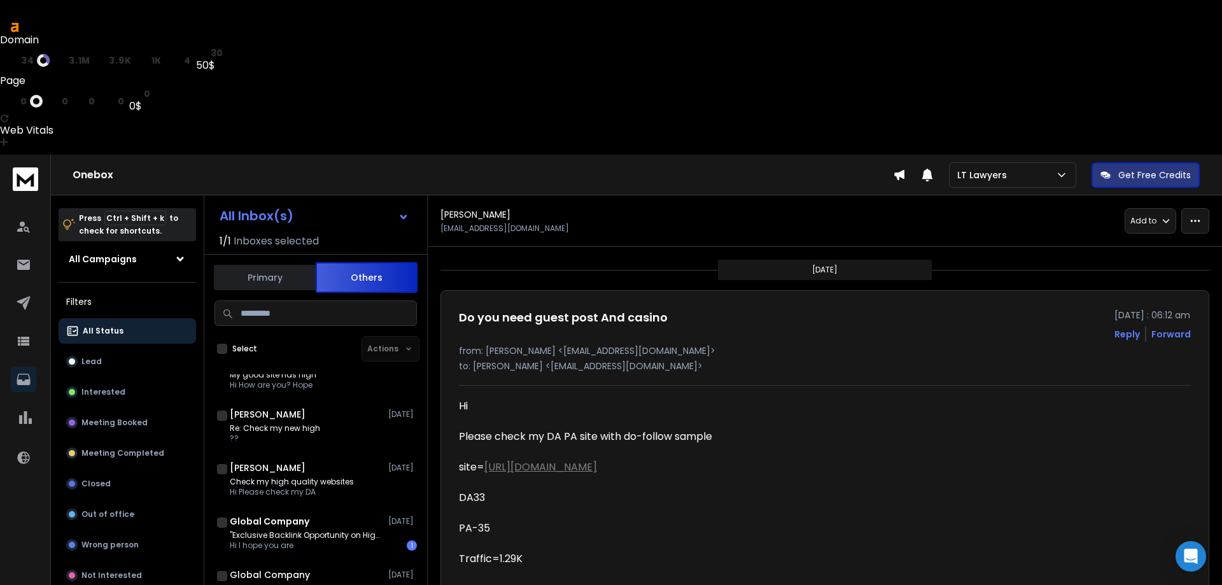
scroll to position [321, 0]
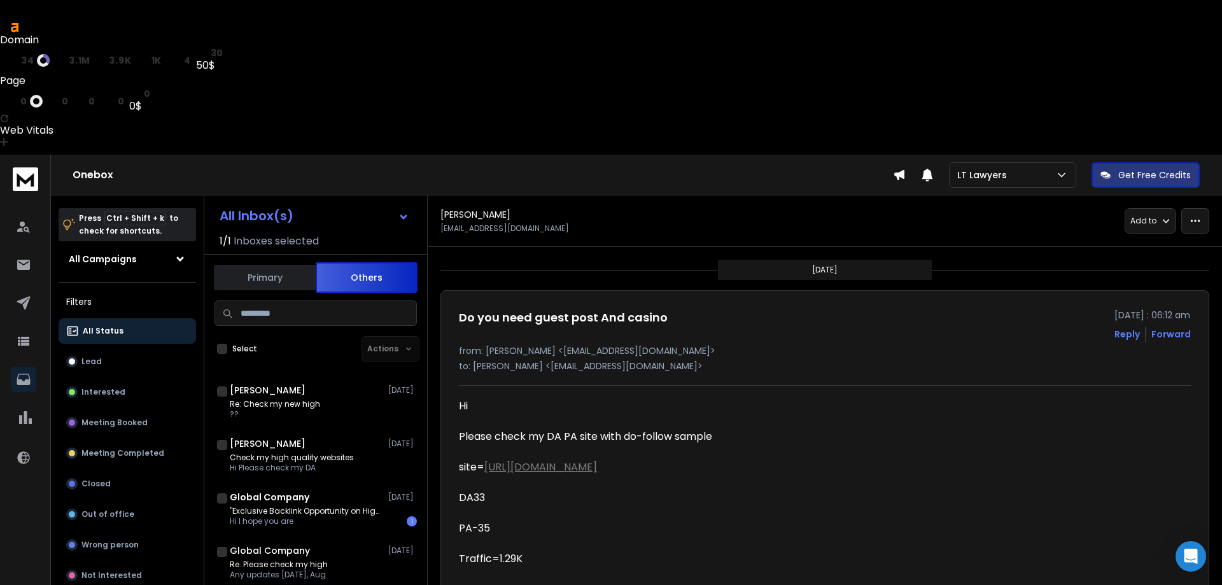
click at [31, 426] on div "H" at bounding box center [25, 447] width 51 height 585
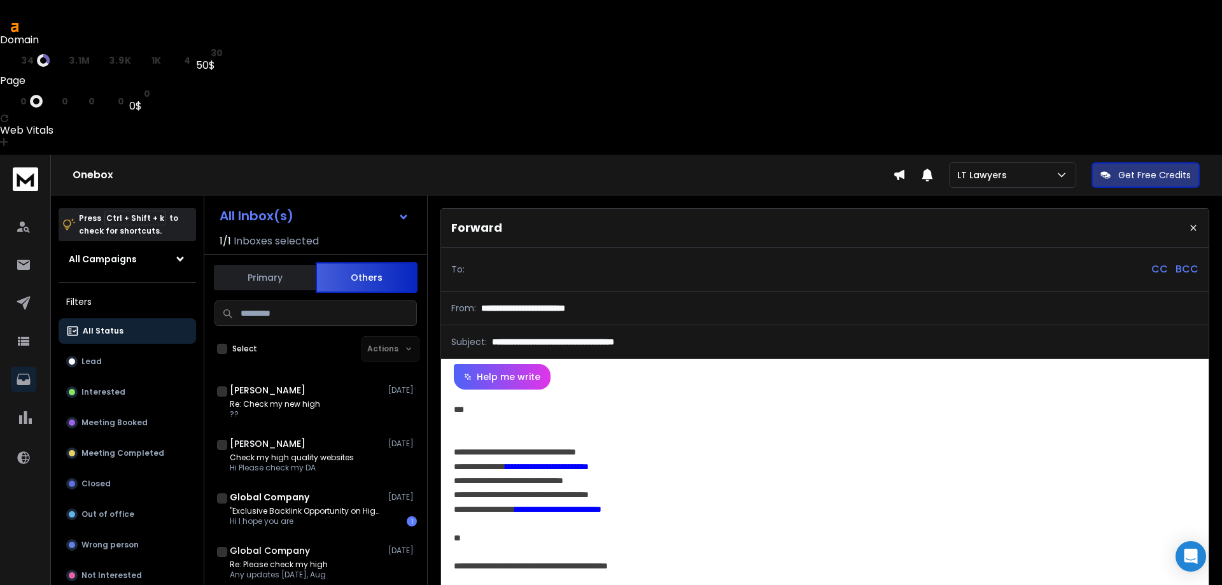
click at [1191, 225] on icon at bounding box center [1193, 228] width 6 height 6
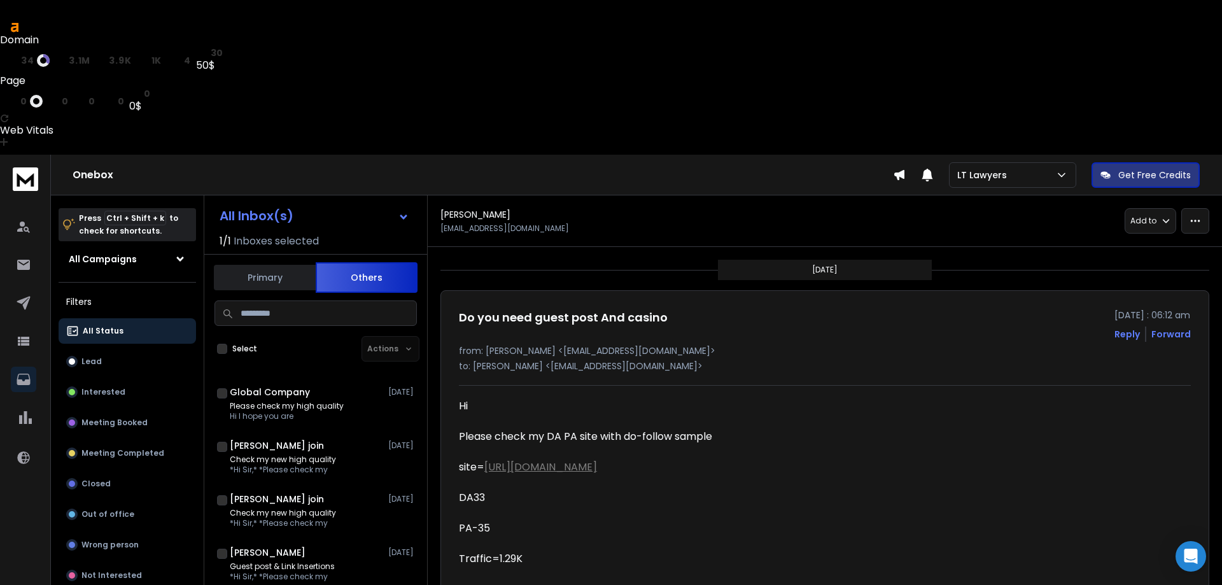
scroll to position [599, 0]
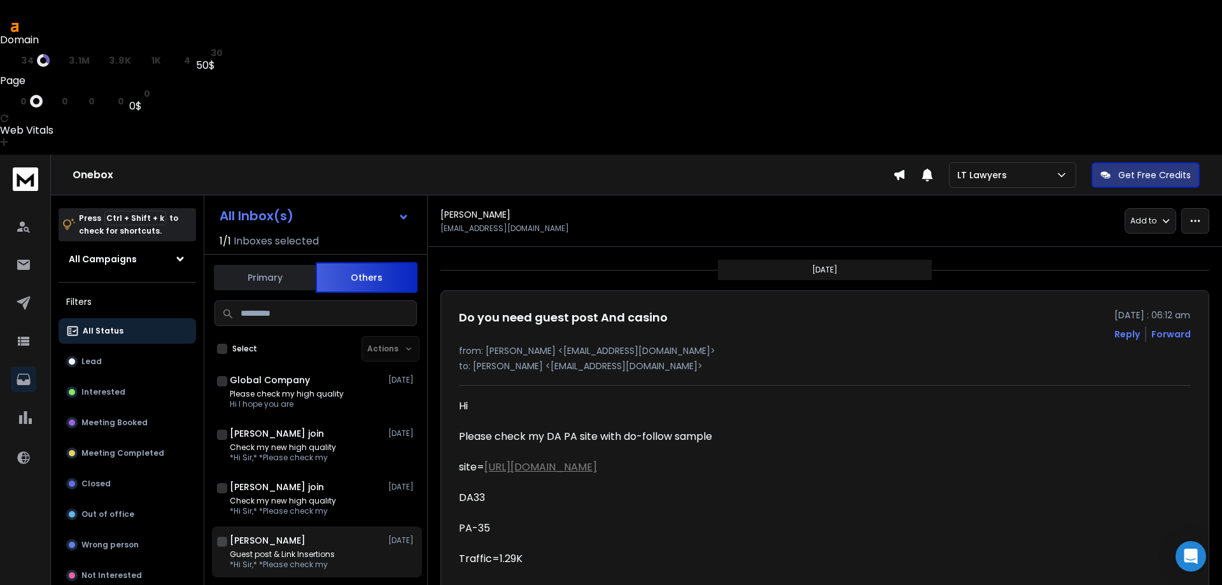
click at [323, 534] on div "Millie Falreya 31 Jul" at bounding box center [323, 540] width 187 height 13
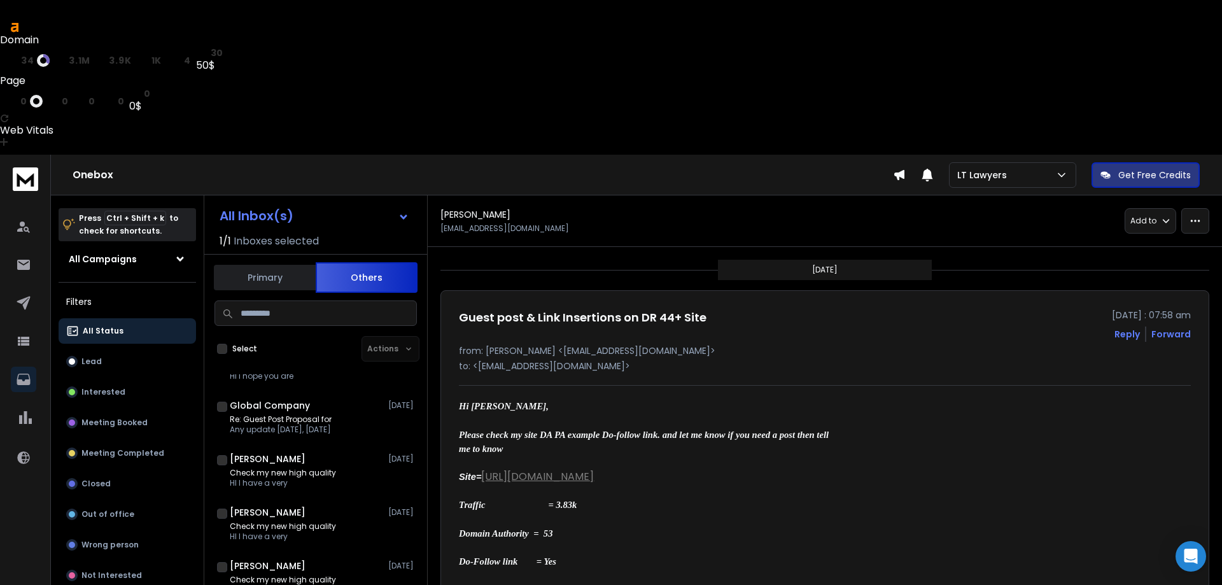
scroll to position [1014, 0]
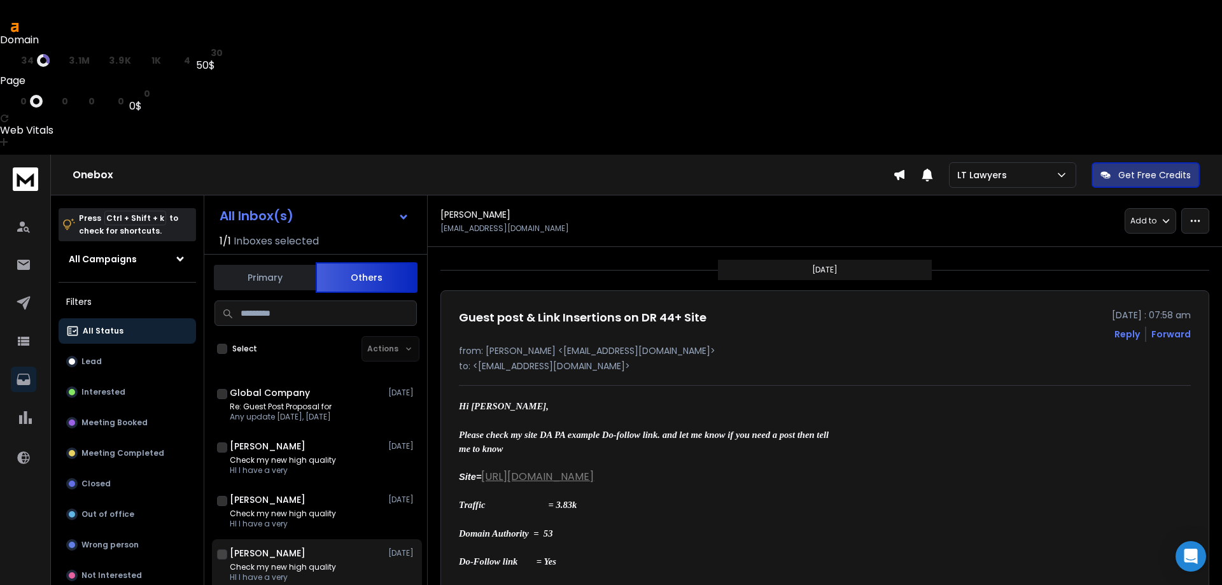
click at [308, 562] on p "Check my new high quality" at bounding box center [283, 567] width 106 height 10
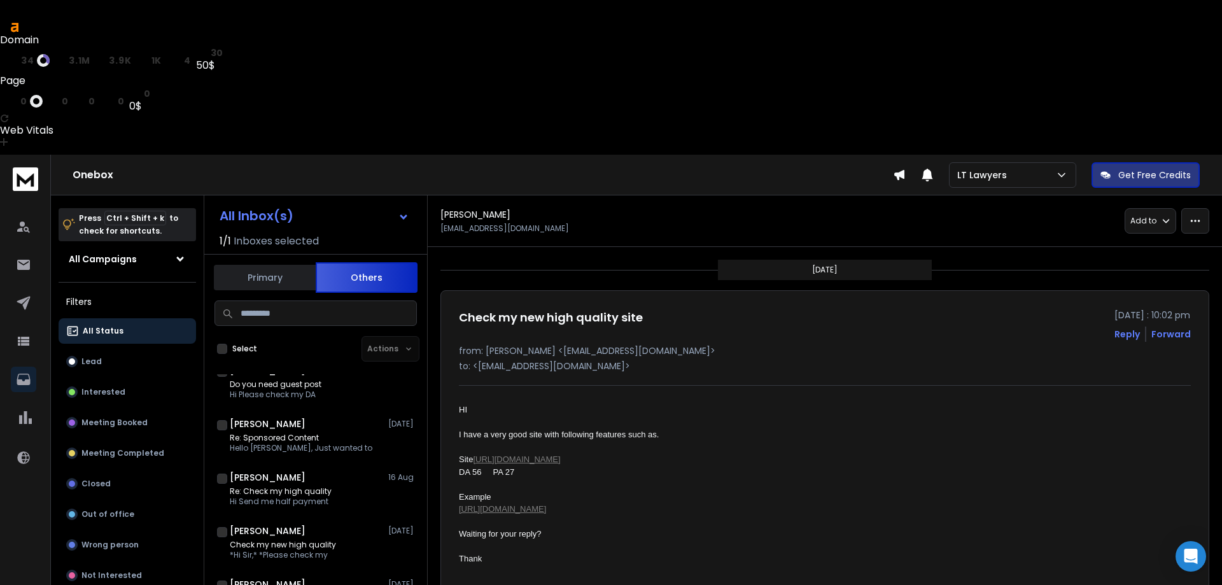
scroll to position [0, 0]
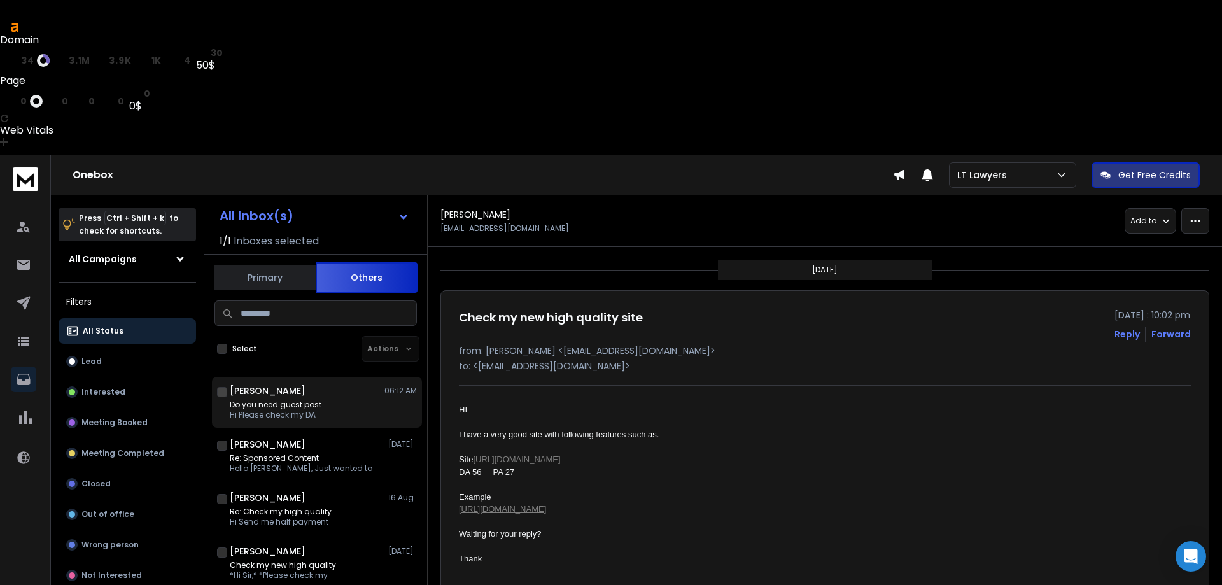
click at [342, 400] on div "Do you need guest post Hi Please check my DA" at bounding box center [323, 410] width 187 height 20
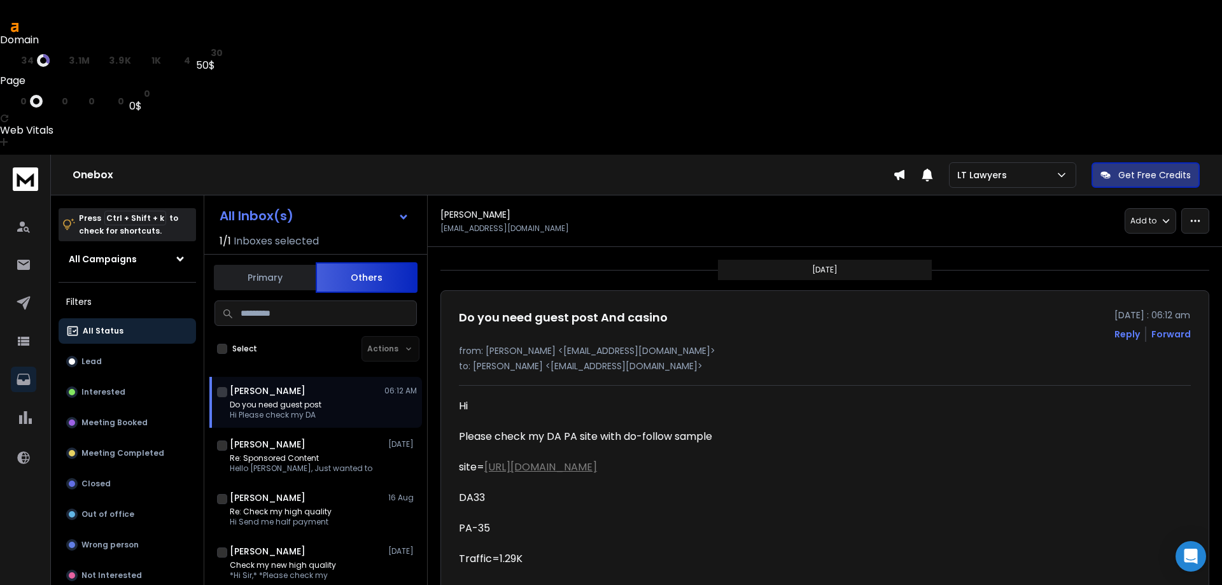
click at [783, 208] on div "Jon Boys JB jonboyslinksale@gmail.com" at bounding box center [630, 220] width 380 height 25
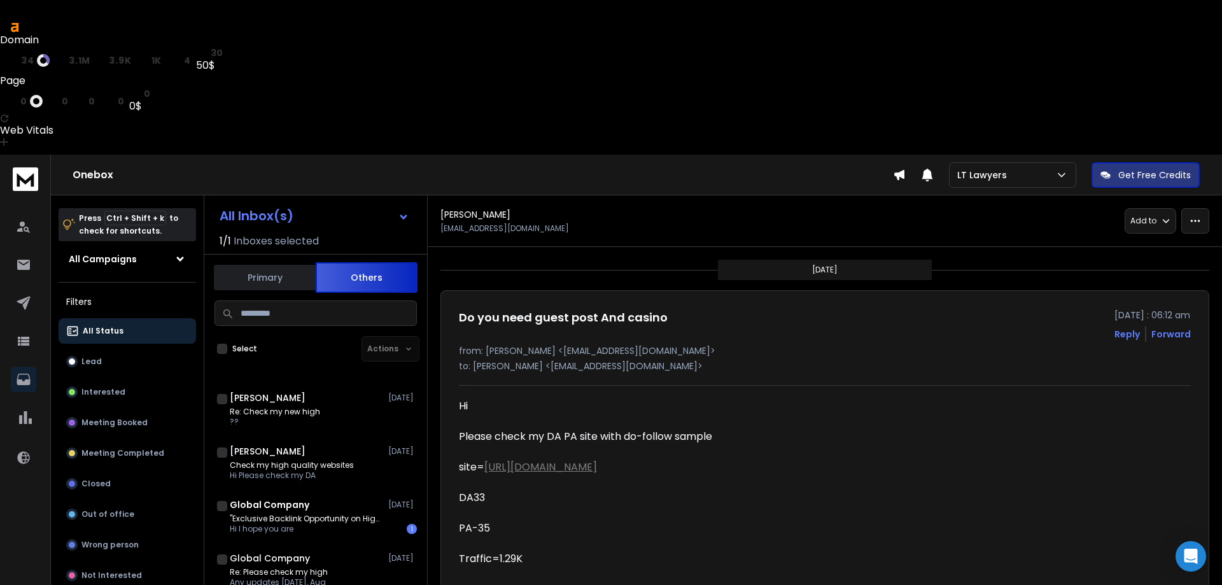
scroll to position [321, 0]
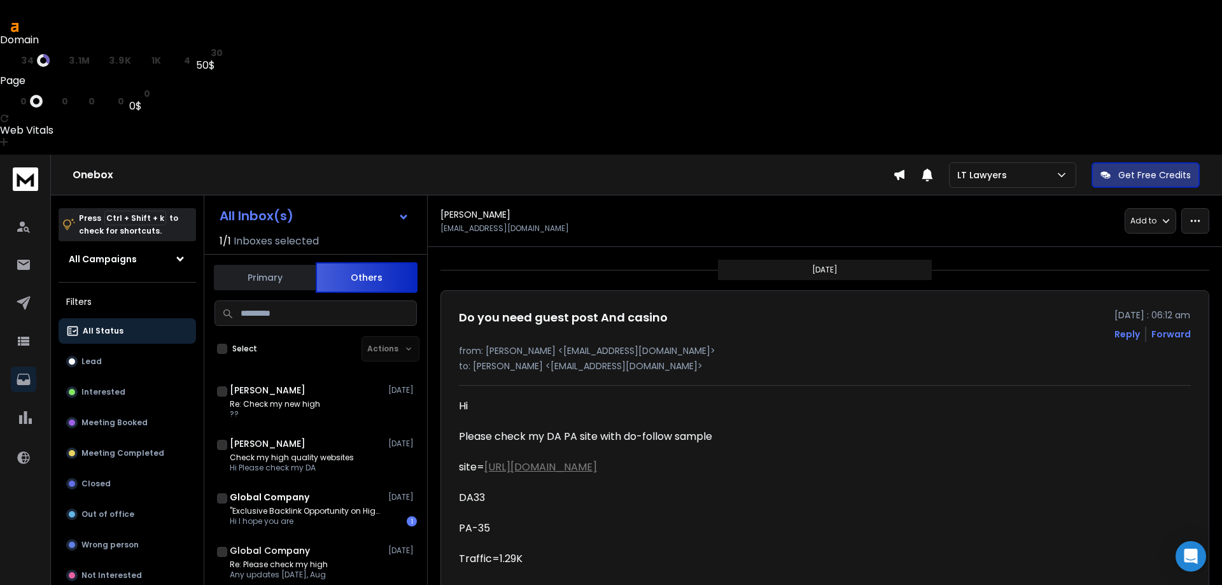
click at [31, 426] on div "H" at bounding box center [25, 447] width 51 height 585
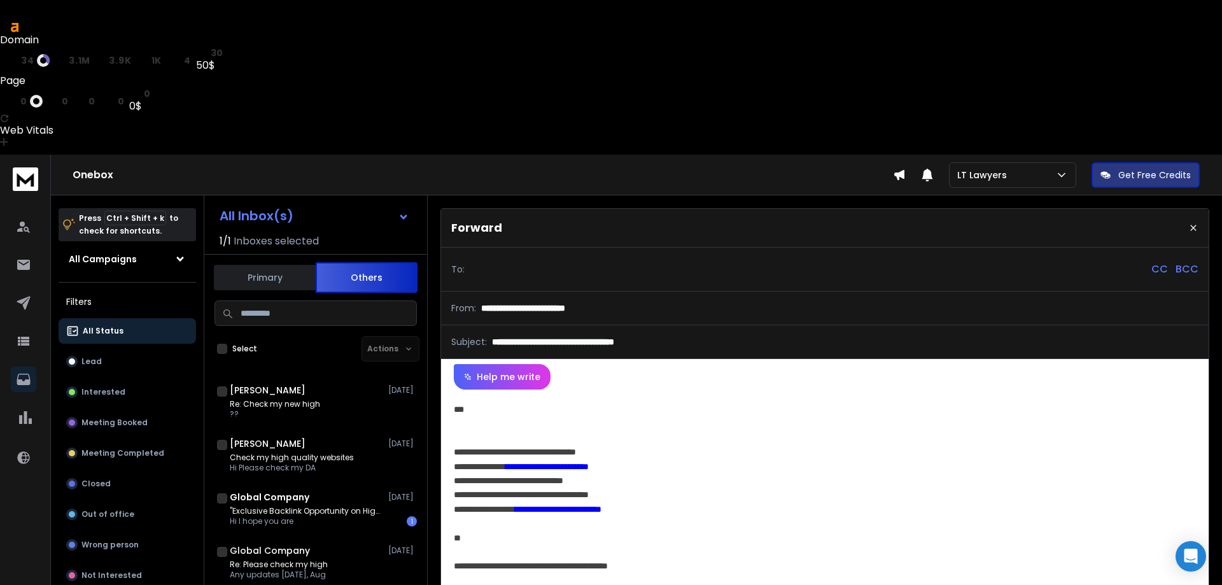
click at [1191, 225] on icon at bounding box center [1193, 228] width 6 height 6
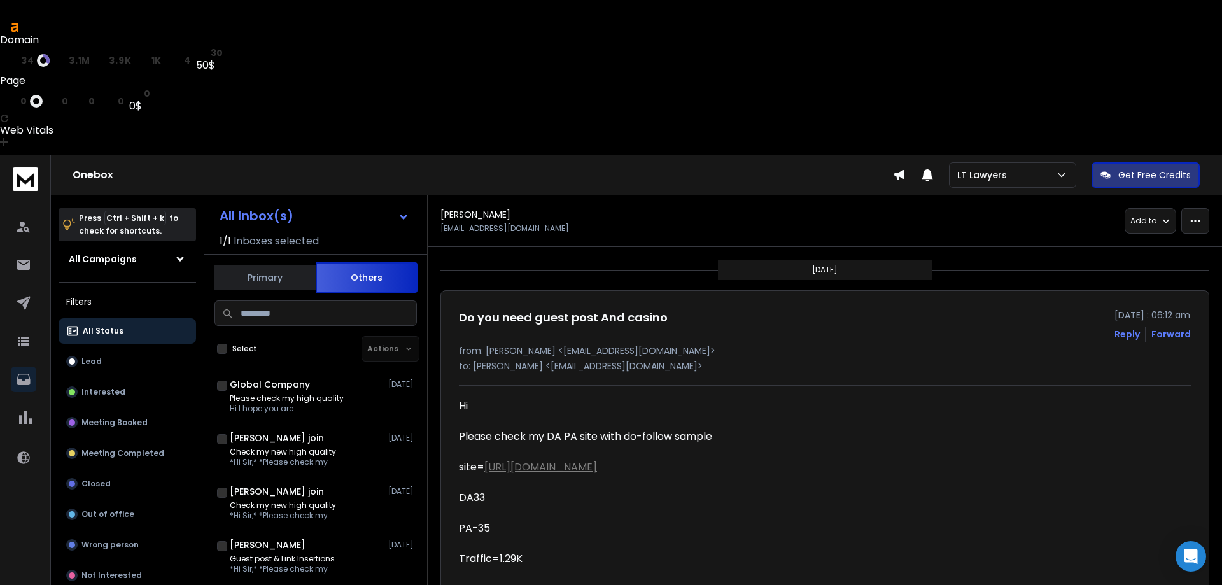
scroll to position [599, 0]
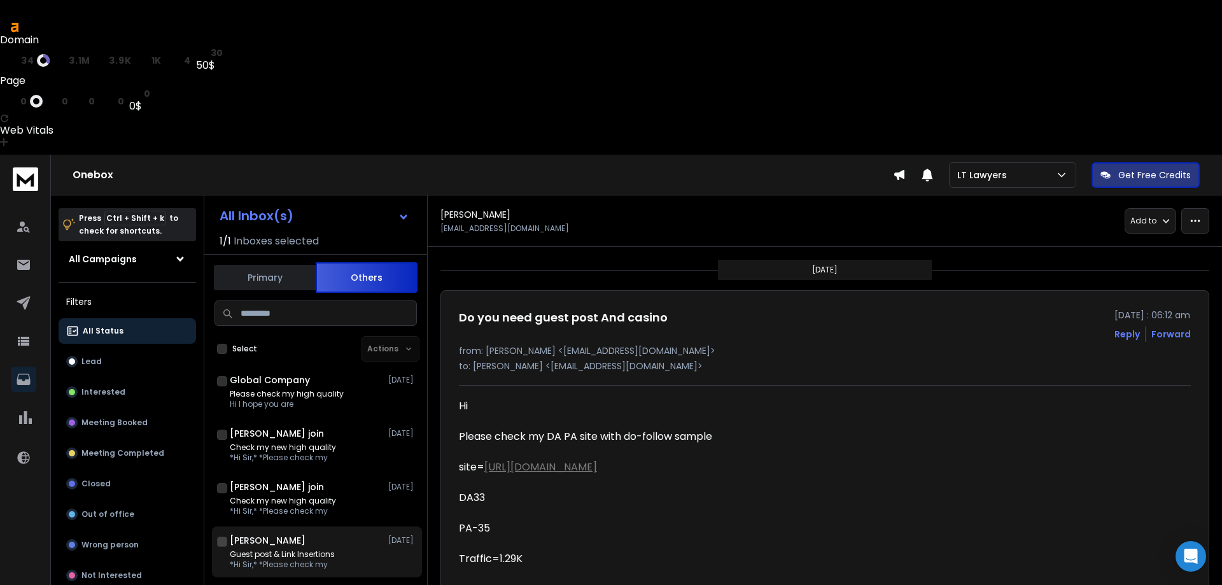
click at [323, 534] on div "Millie Falreya 31 Jul" at bounding box center [323, 540] width 187 height 13
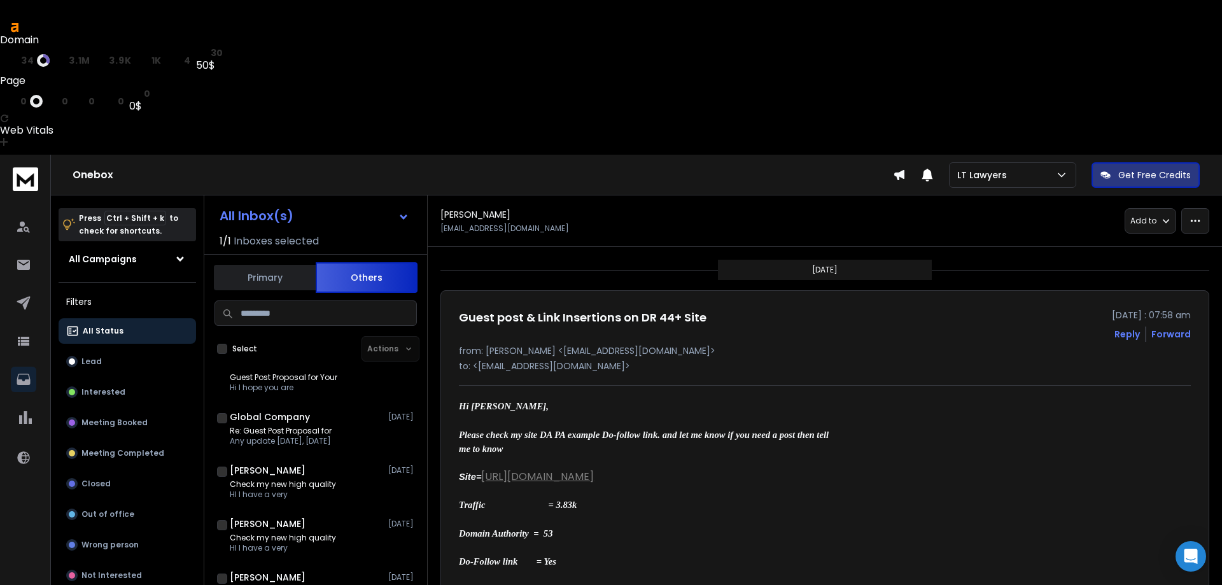
scroll to position [1014, 0]
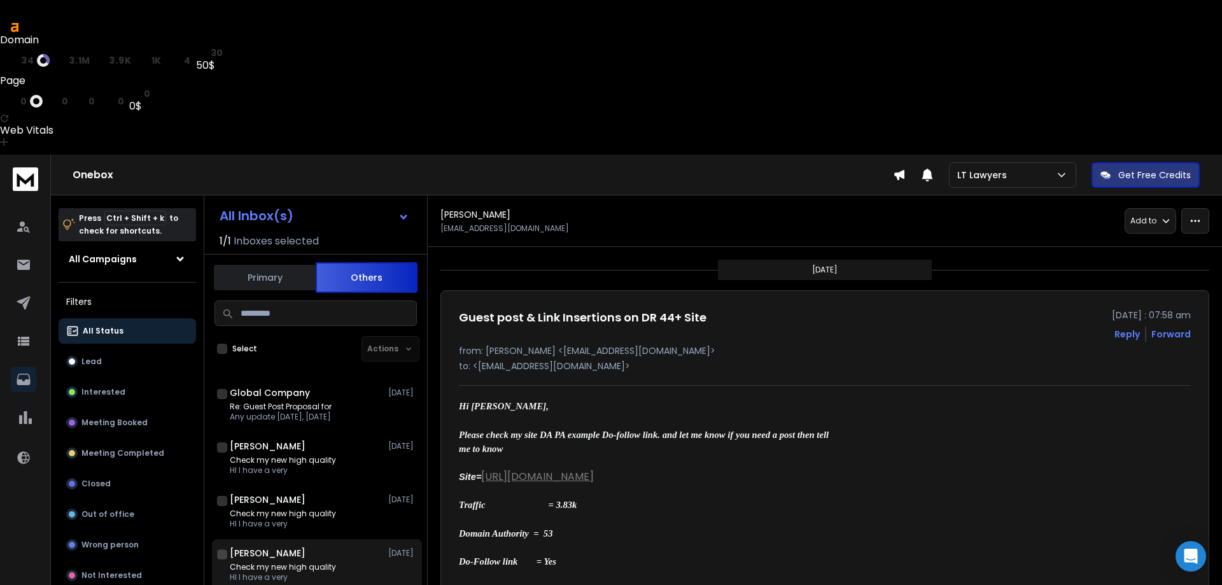
click at [308, 562] on p "Check my new high quality" at bounding box center [283, 567] width 106 height 10
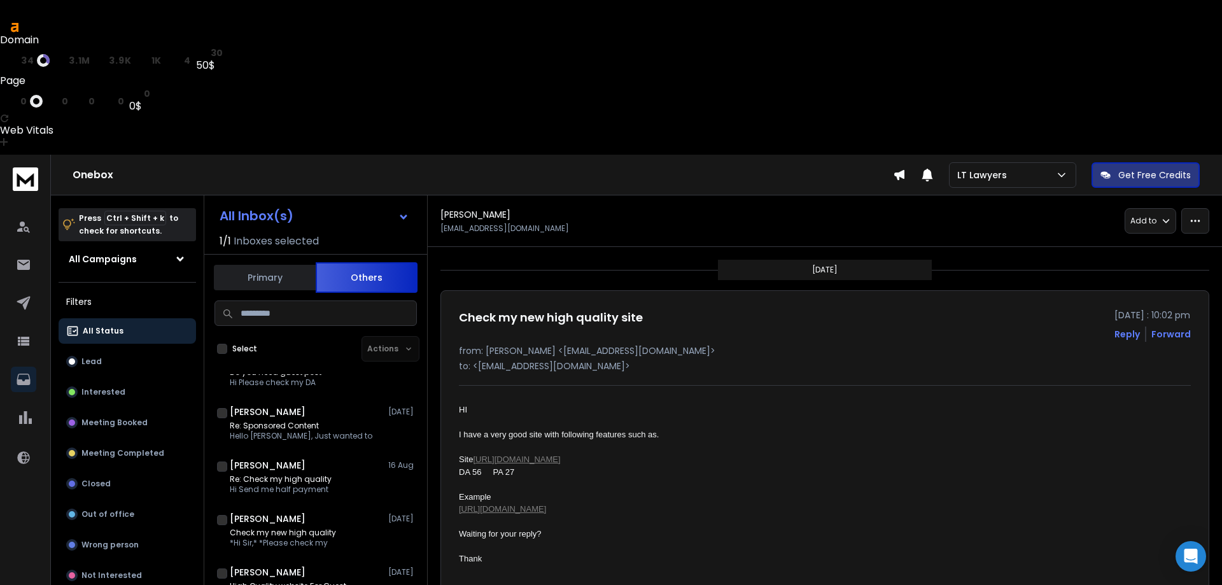
scroll to position [0, 0]
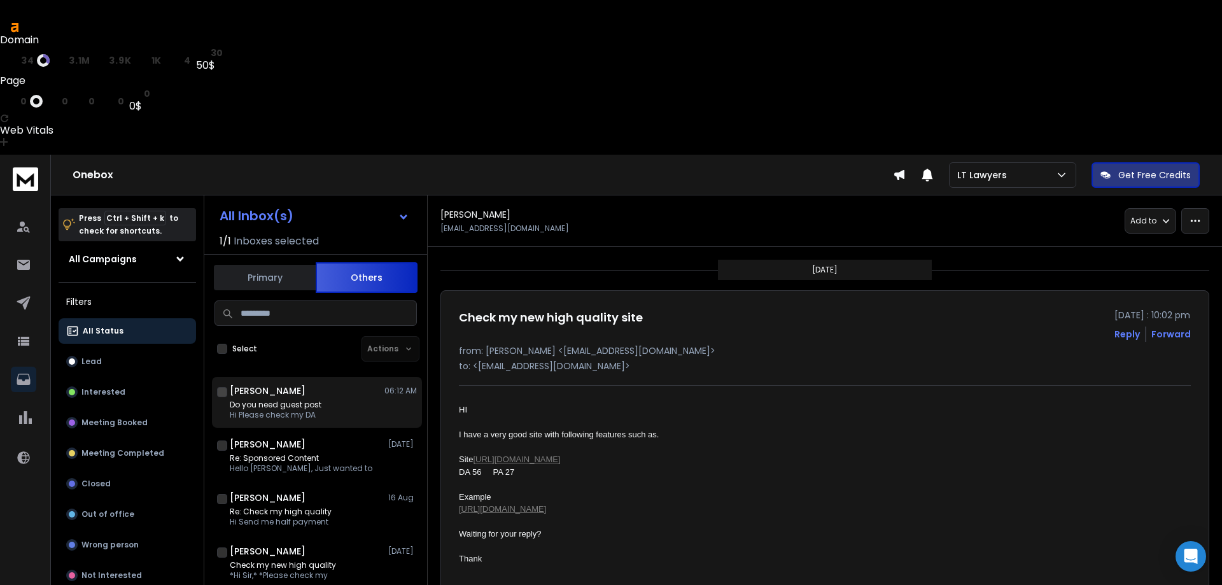
click at [342, 400] on div "Do you need guest post Hi Please check my DA" at bounding box center [323, 410] width 187 height 20
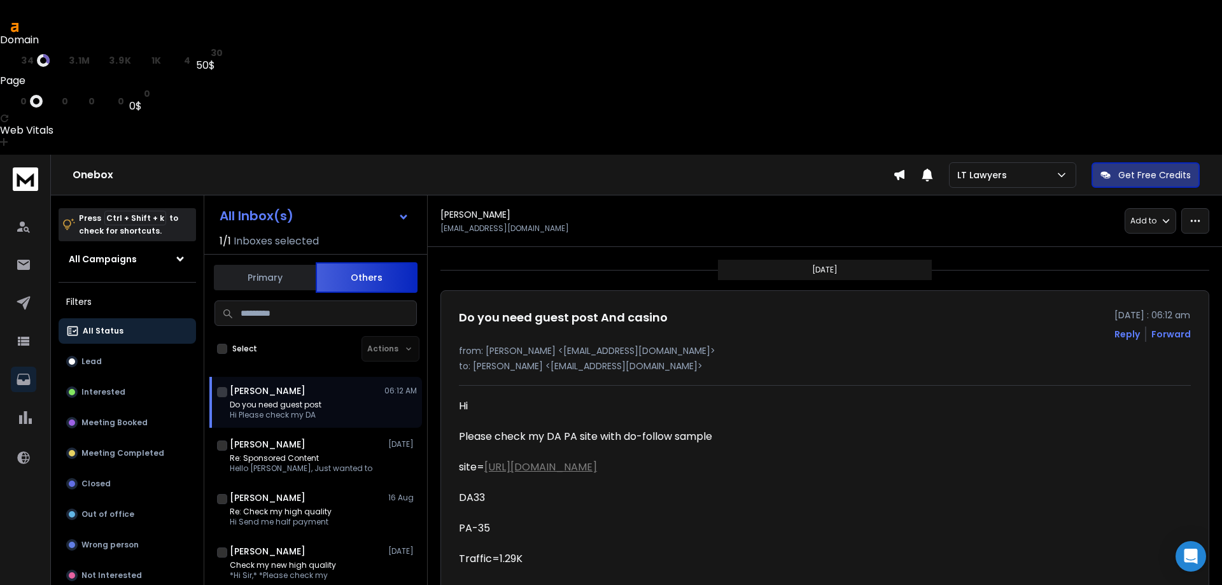
click at [783, 208] on div "Jon Boys JB jonboyslinksale@gmail.com" at bounding box center [630, 220] width 380 height 25
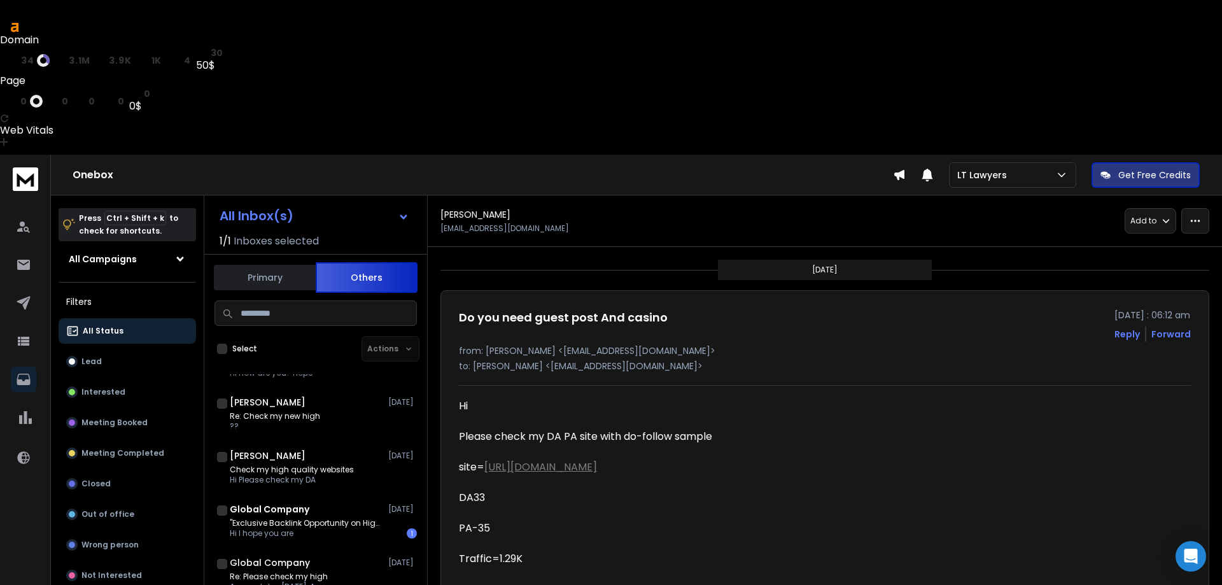
scroll to position [321, 0]
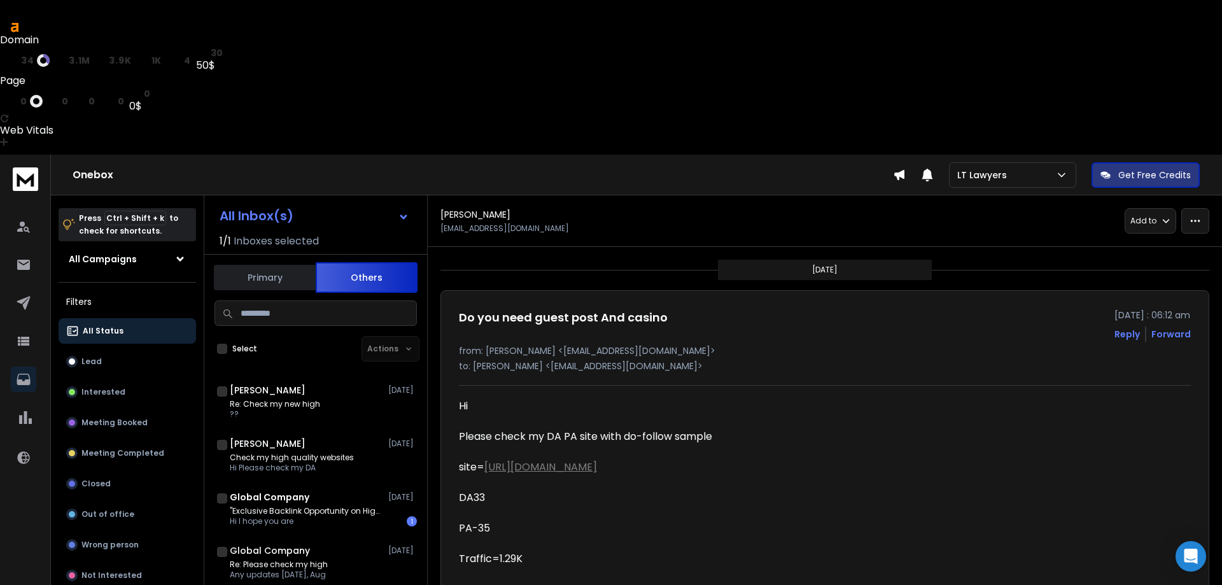
click at [31, 426] on div "H" at bounding box center [25, 447] width 51 height 585
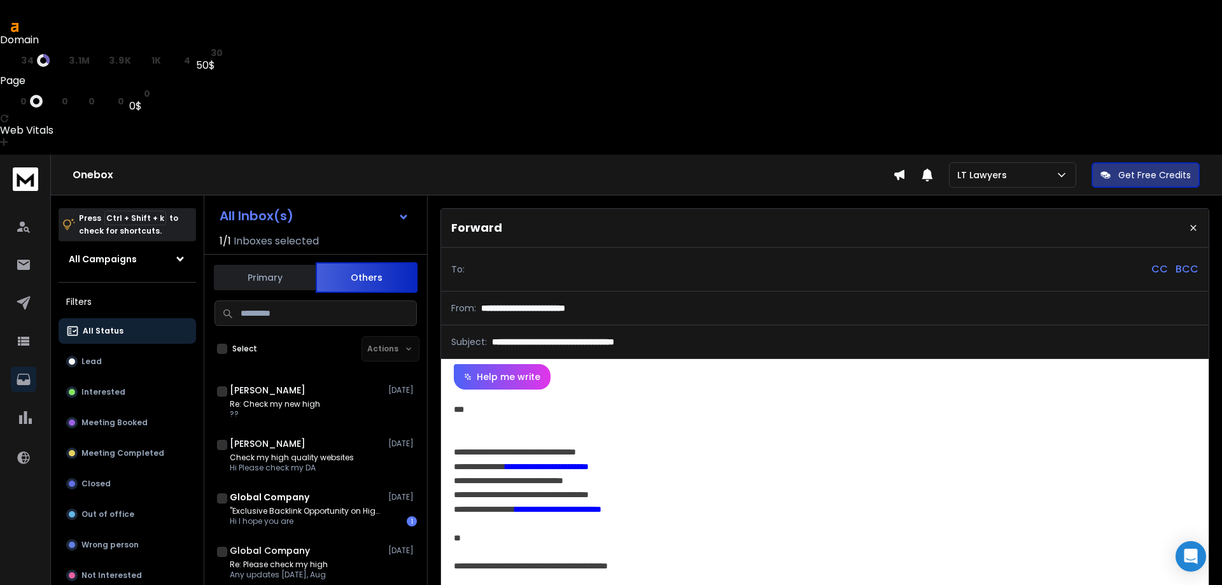
click at [1191, 225] on icon at bounding box center [1193, 228] width 6 height 6
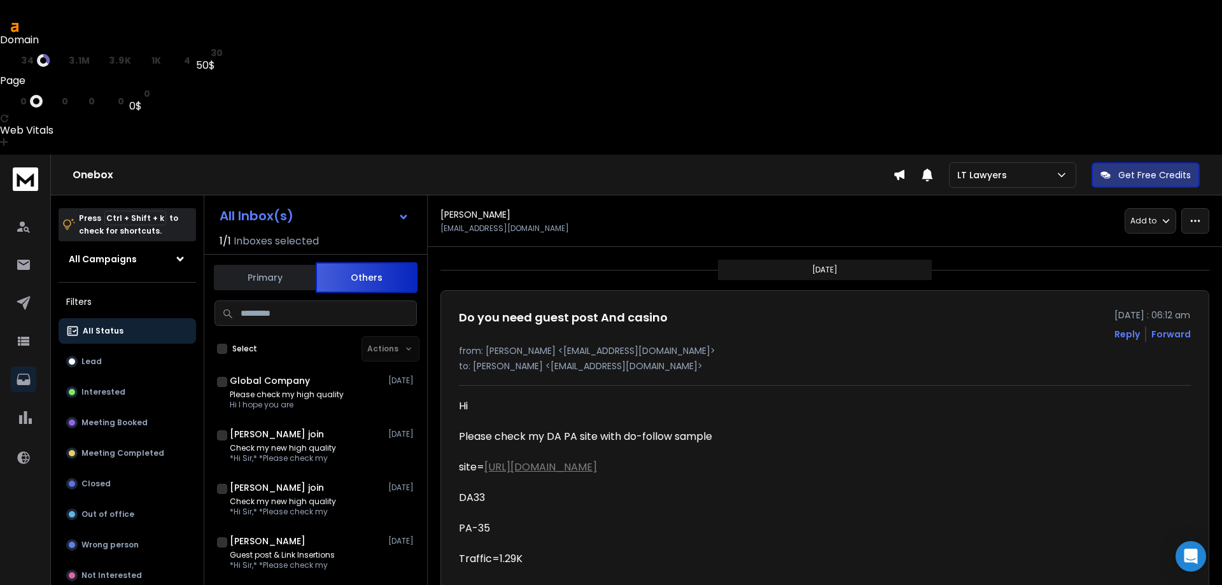
scroll to position [599, 0]
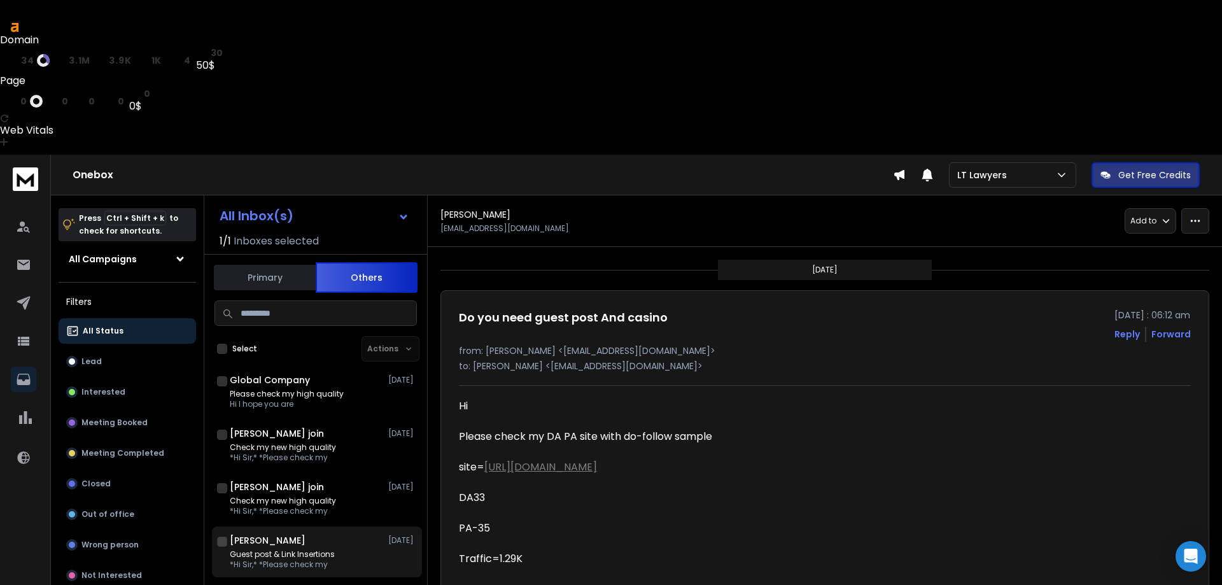
click at [323, 534] on div "Millie Falreya 31 Jul" at bounding box center [323, 540] width 187 height 13
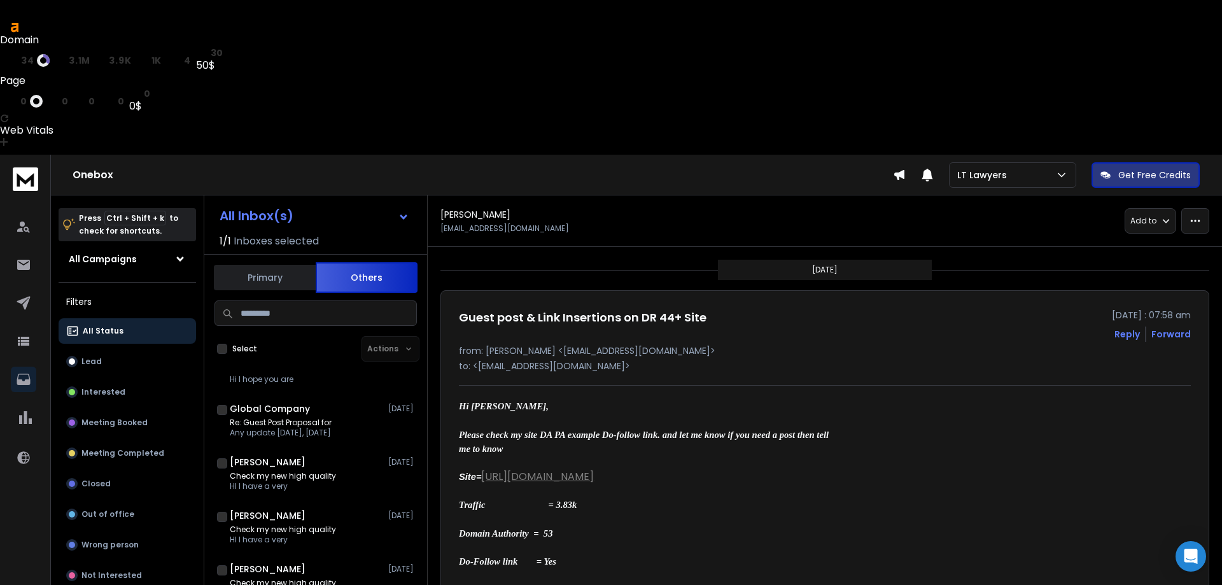
scroll to position [1014, 0]
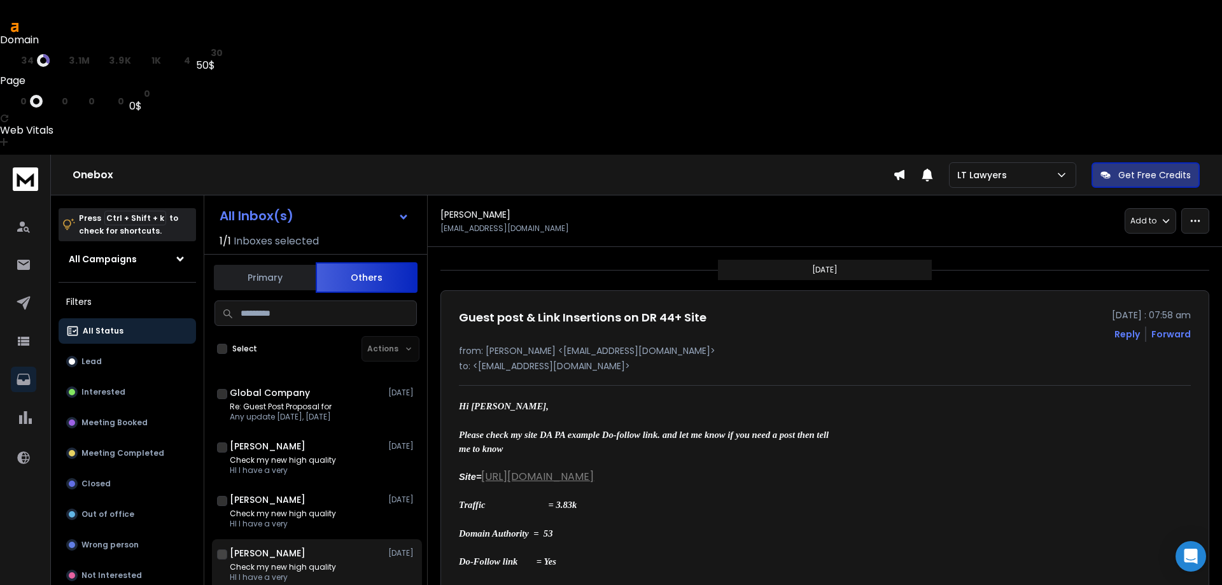
click at [308, 562] on p "Check my new high quality" at bounding box center [283, 567] width 106 height 10
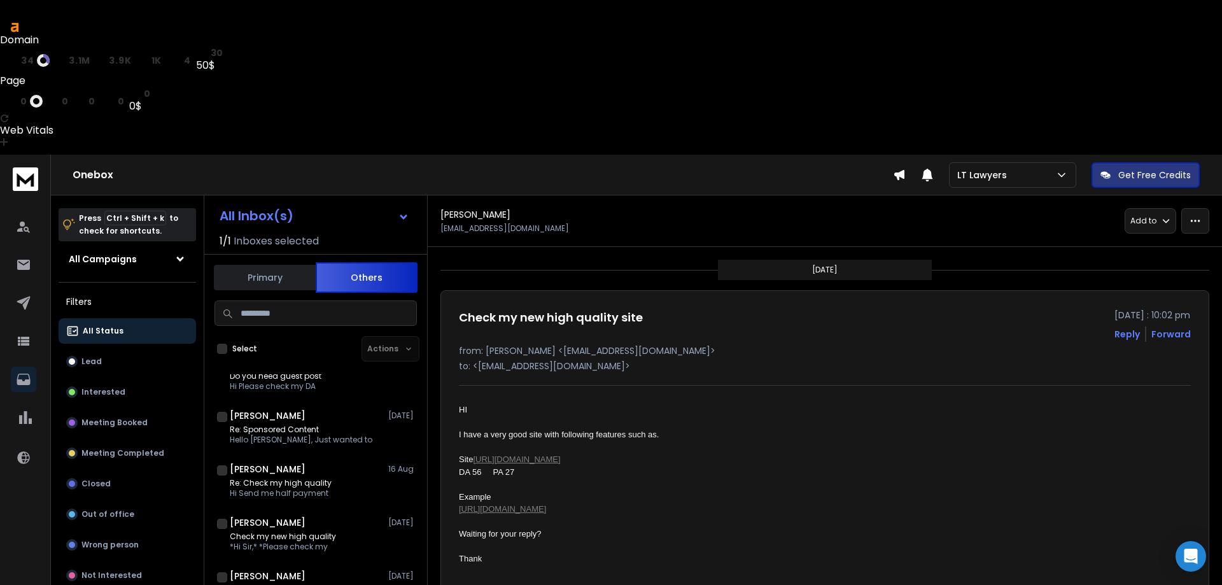
scroll to position [0, 0]
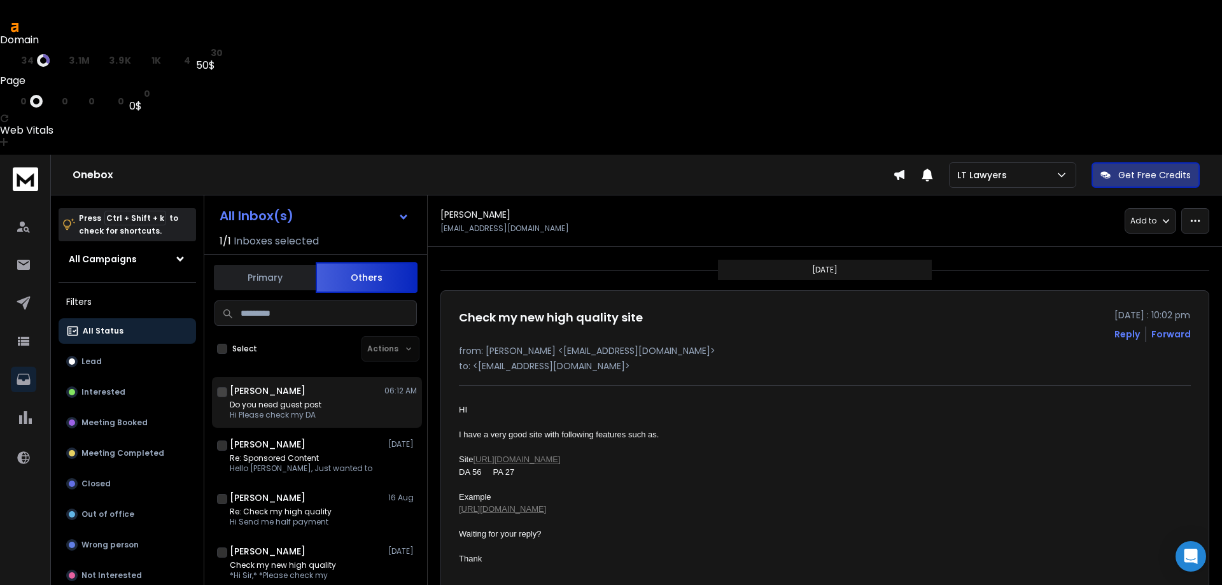
click at [342, 400] on div "Do you need guest post Hi Please check my DA" at bounding box center [323, 410] width 187 height 20
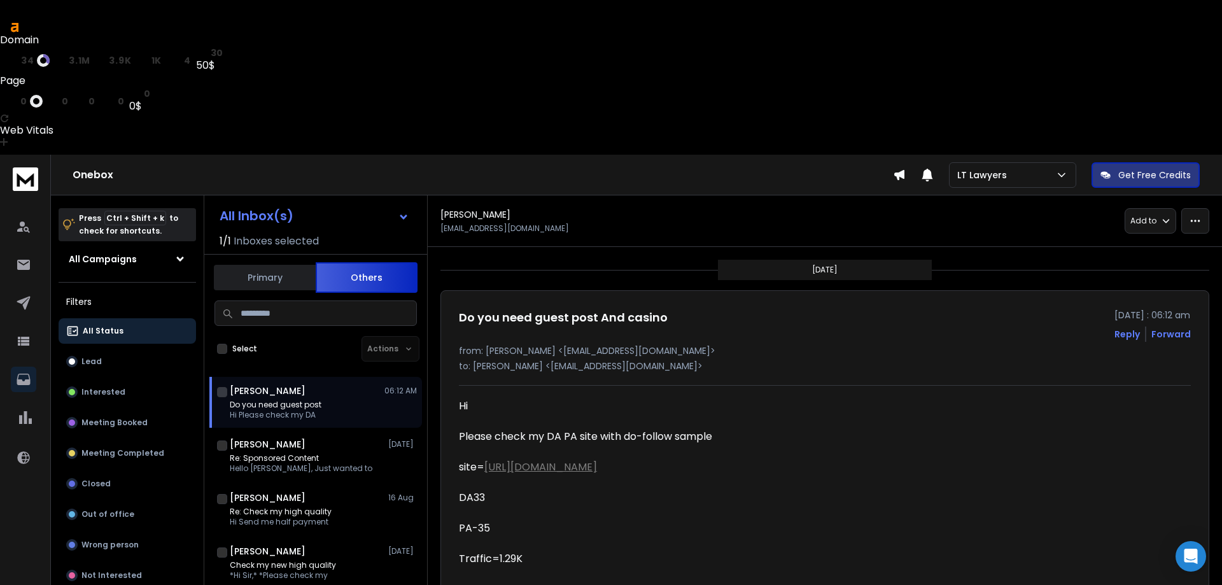
click at [783, 208] on div "Jon Boys JB jonboyslinksale@gmail.com" at bounding box center [630, 220] width 380 height 25
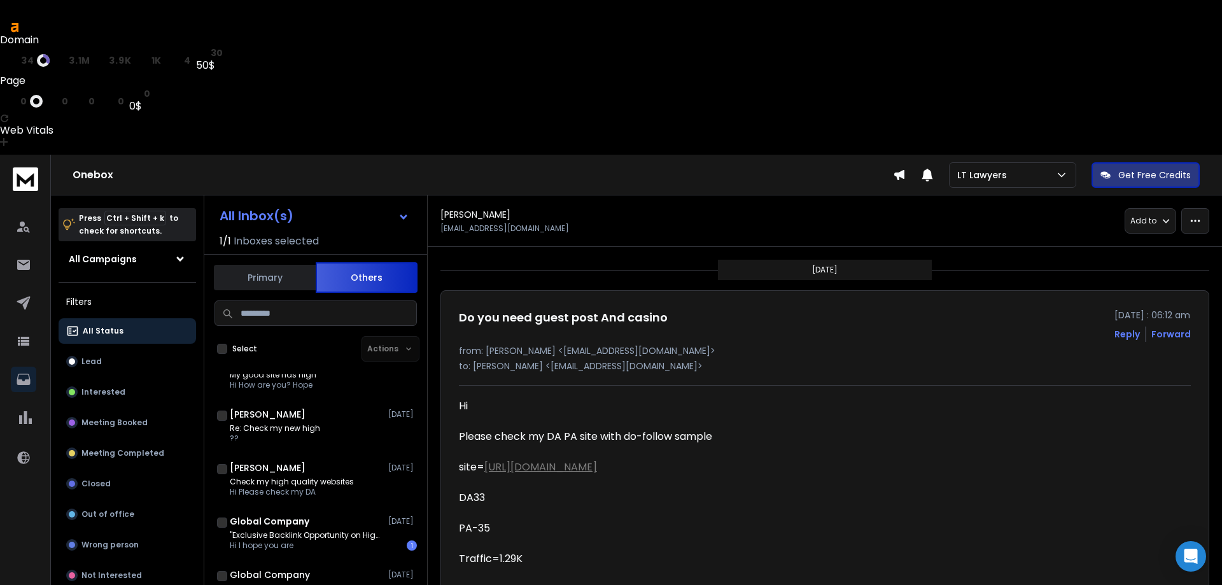
scroll to position [321, 0]
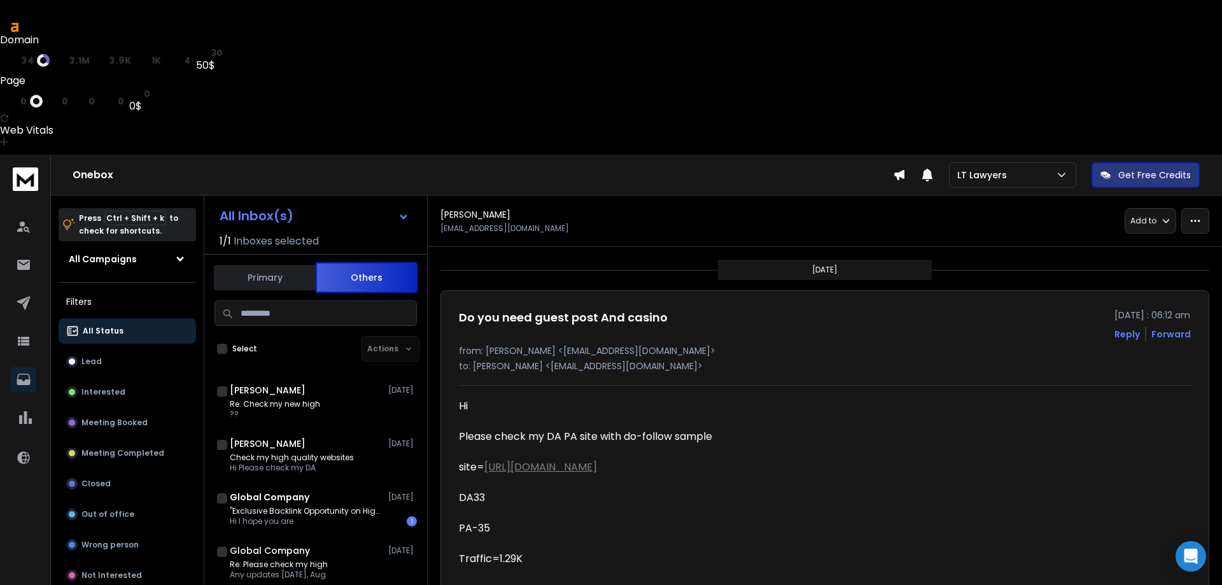
click at [31, 426] on div "H" at bounding box center [25, 447] width 51 height 585
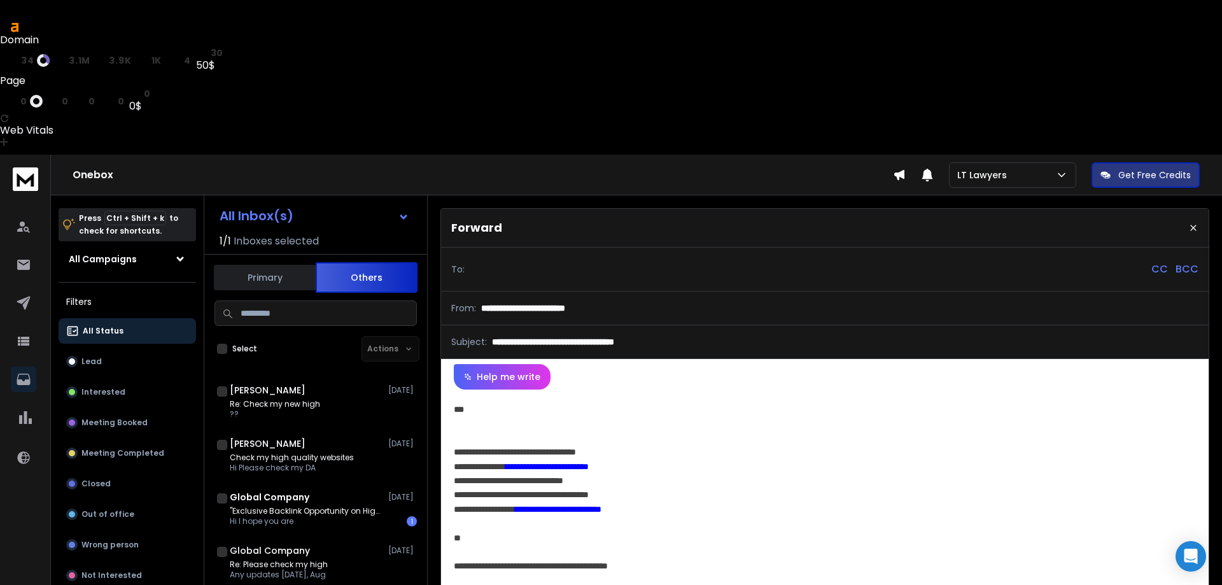
click at [1191, 225] on icon at bounding box center [1193, 228] width 6 height 6
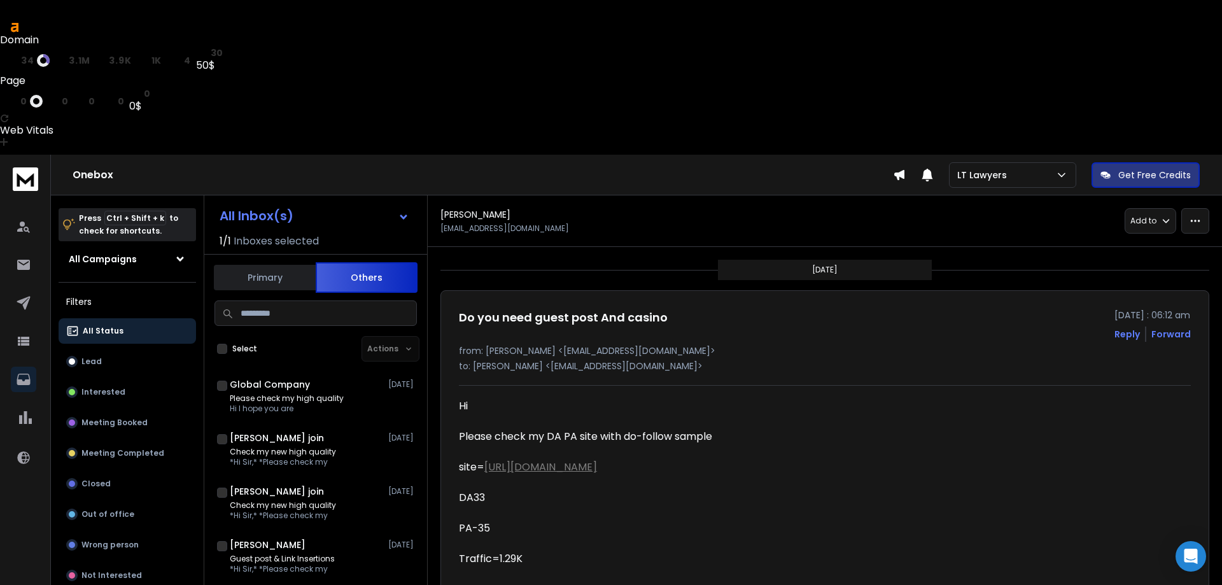
scroll to position [599, 0]
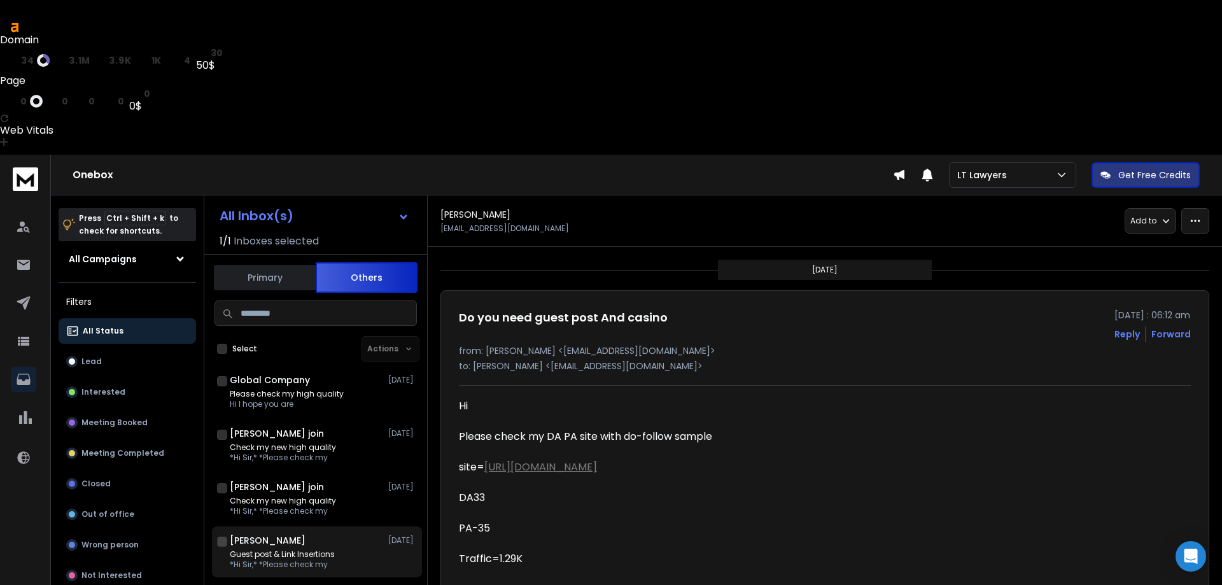
click at [323, 534] on div "Millie Falreya 31 Jul" at bounding box center [323, 540] width 187 height 13
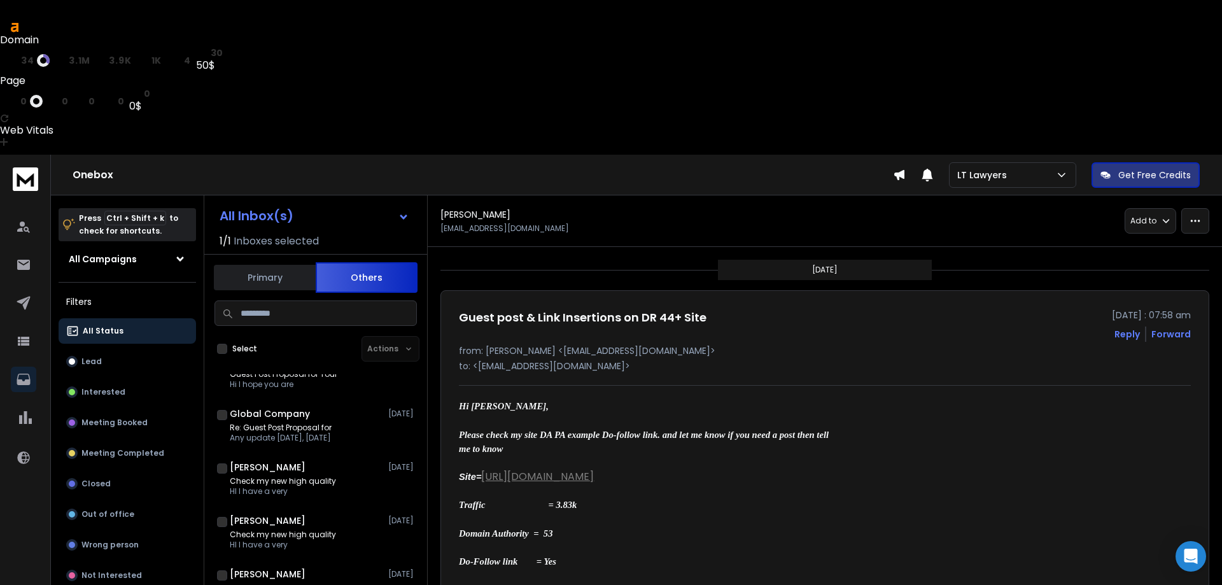
scroll to position [1014, 0]
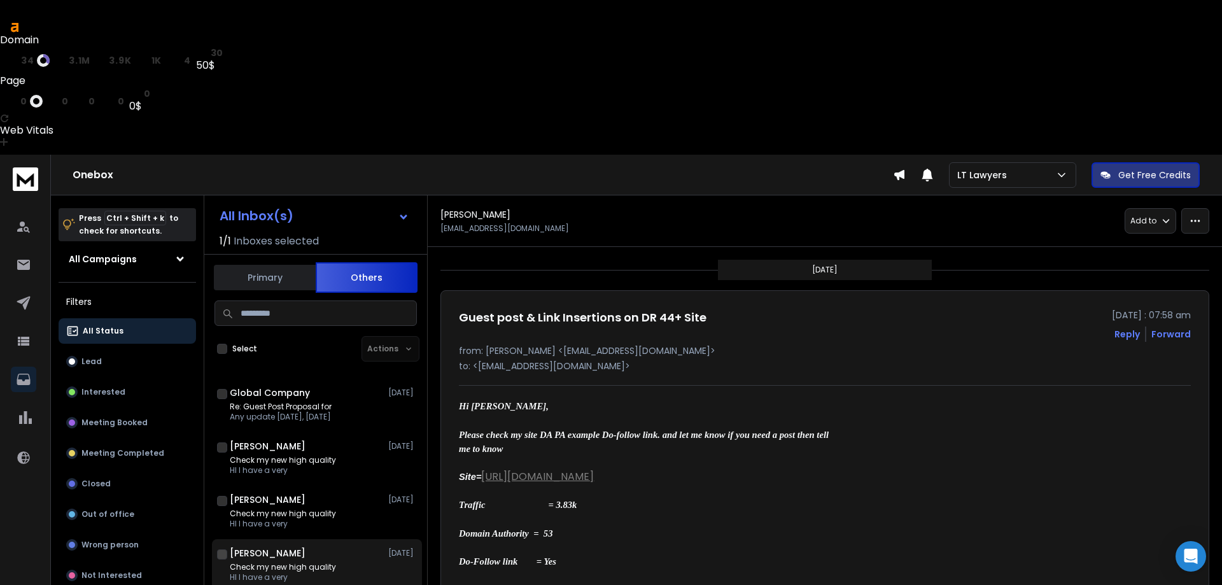
click at [308, 562] on p "Check my new high quality" at bounding box center [283, 567] width 106 height 10
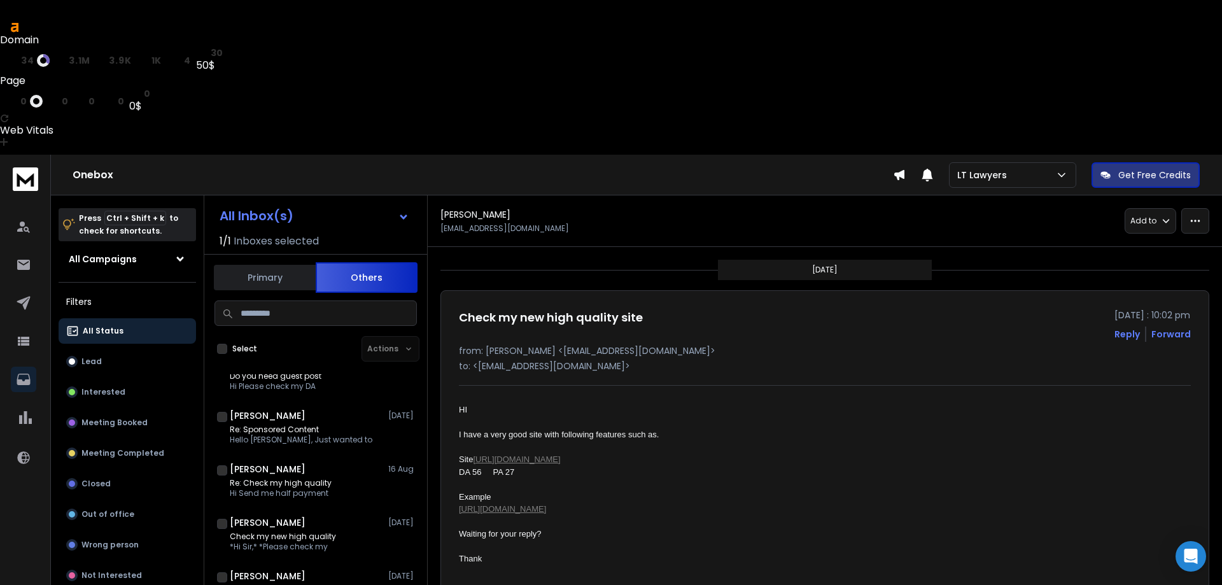
scroll to position [0, 0]
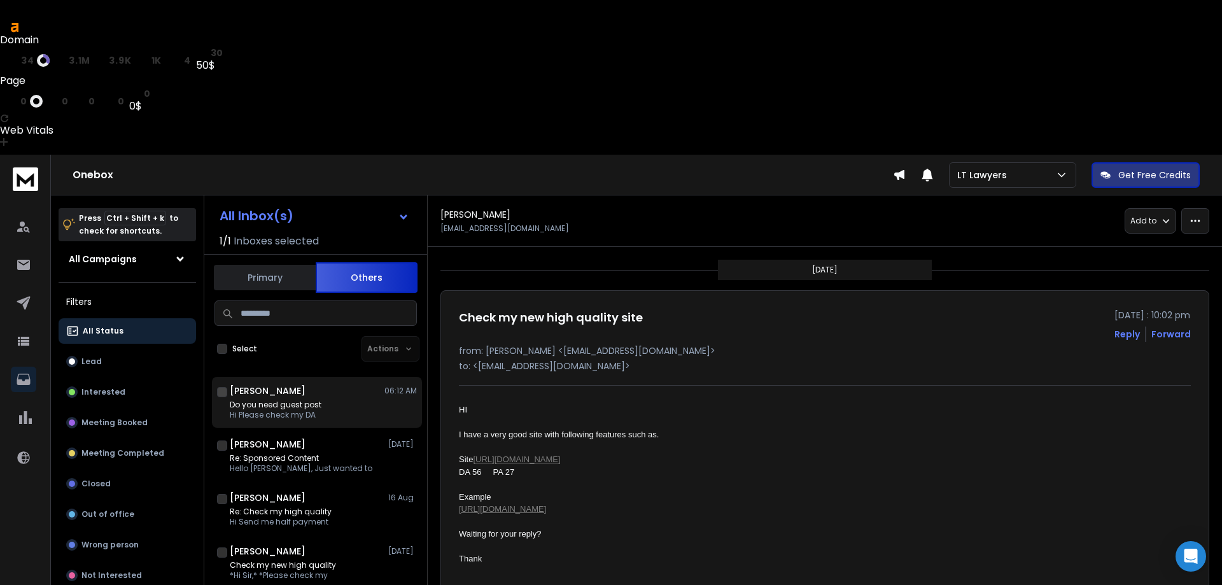
click at [342, 400] on div "Do you need guest post Hi Please check my DA" at bounding box center [323, 410] width 187 height 20
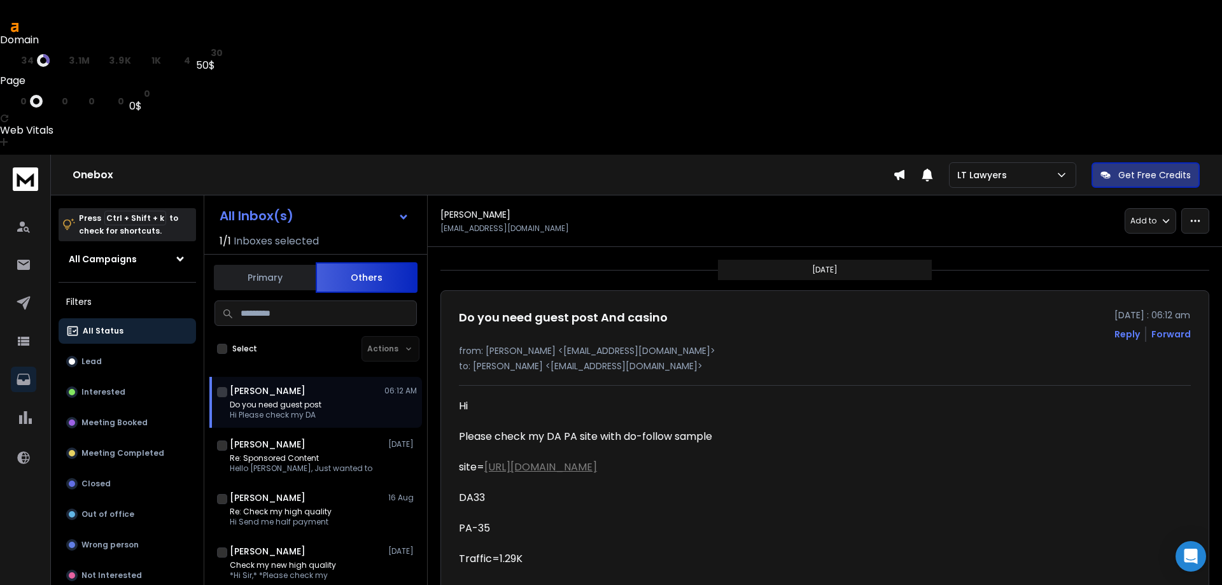
click at [783, 208] on div "Jon Boys JB jonboyslinksale@gmail.com" at bounding box center [630, 220] width 380 height 25
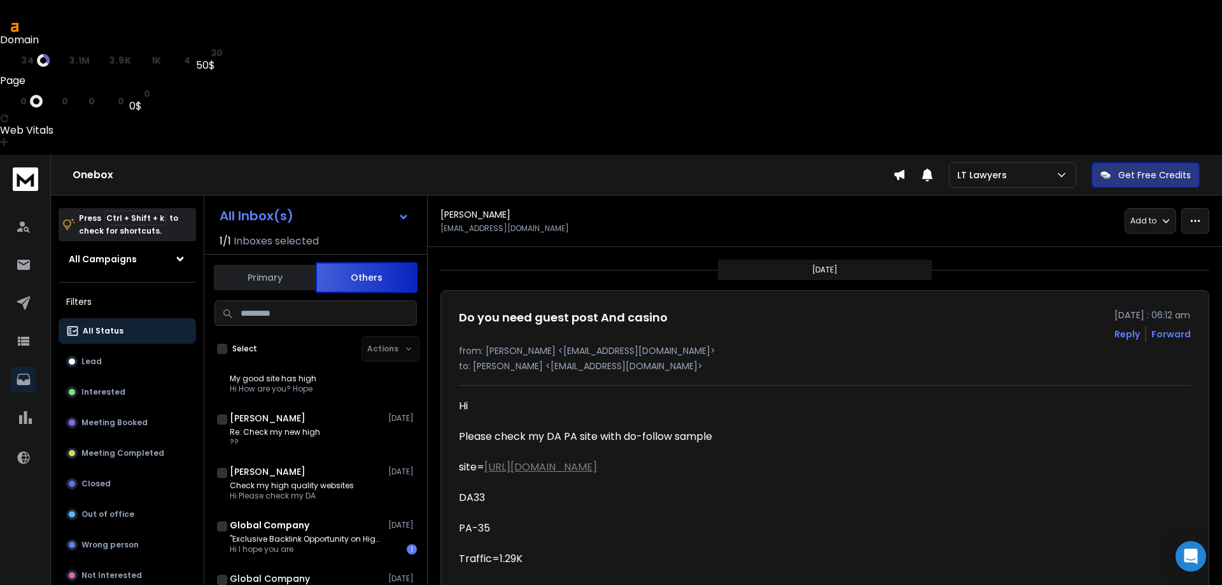
scroll to position [321, 0]
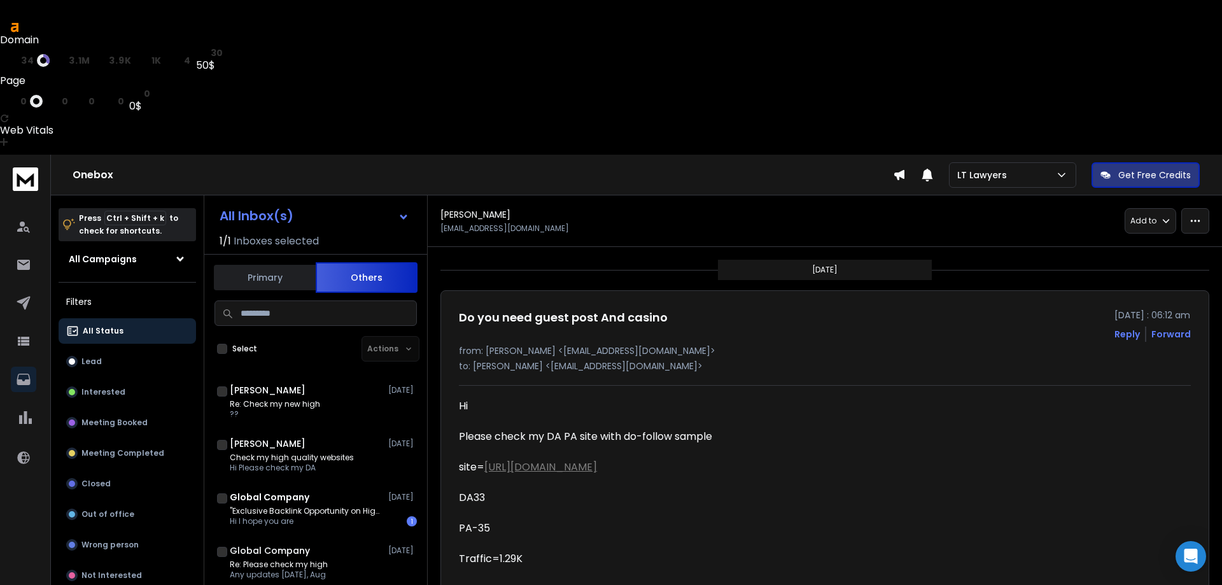
click at [31, 426] on div "H" at bounding box center [25, 447] width 51 height 585
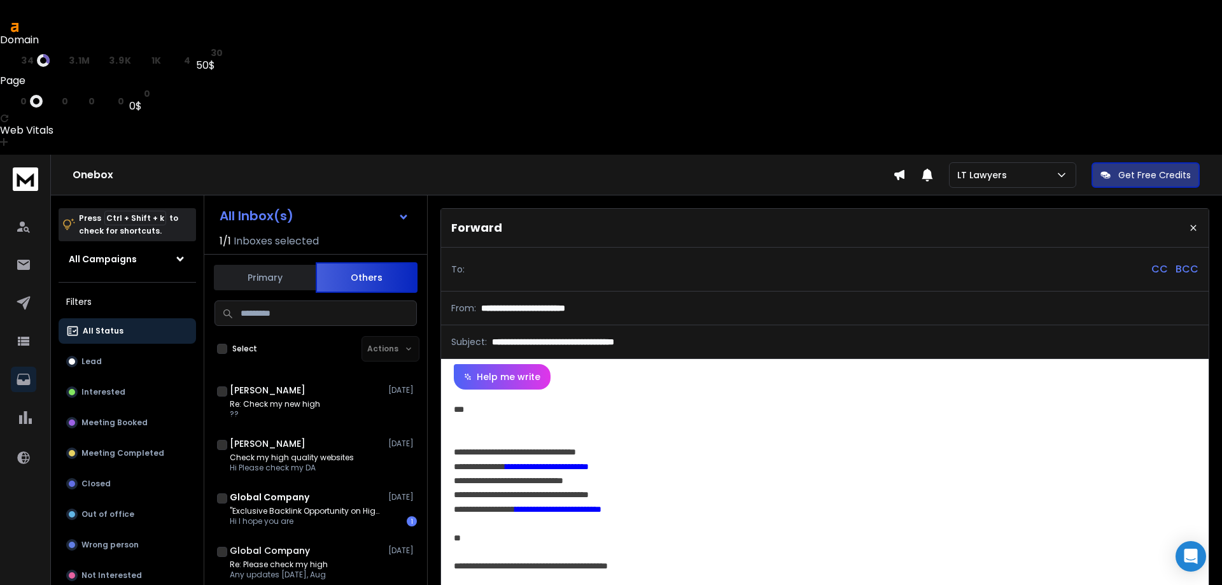
click at [1191, 225] on icon at bounding box center [1193, 228] width 6 height 6
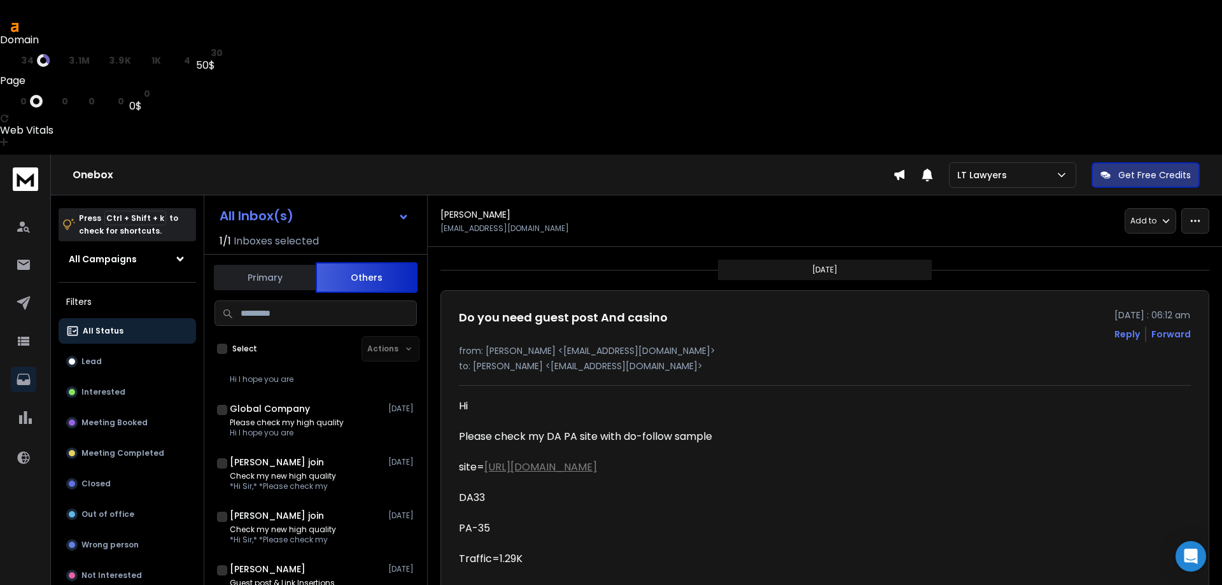
scroll to position [598, 0]
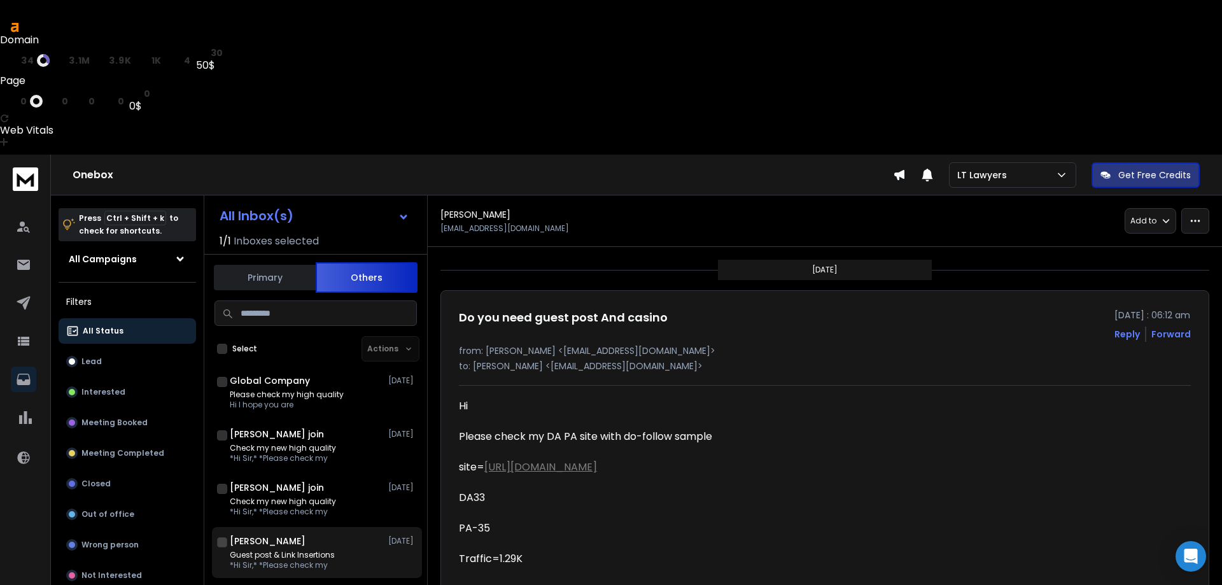
click at [323, 534] on div "Millie Falreya 31 Jul" at bounding box center [323, 540] width 187 height 13
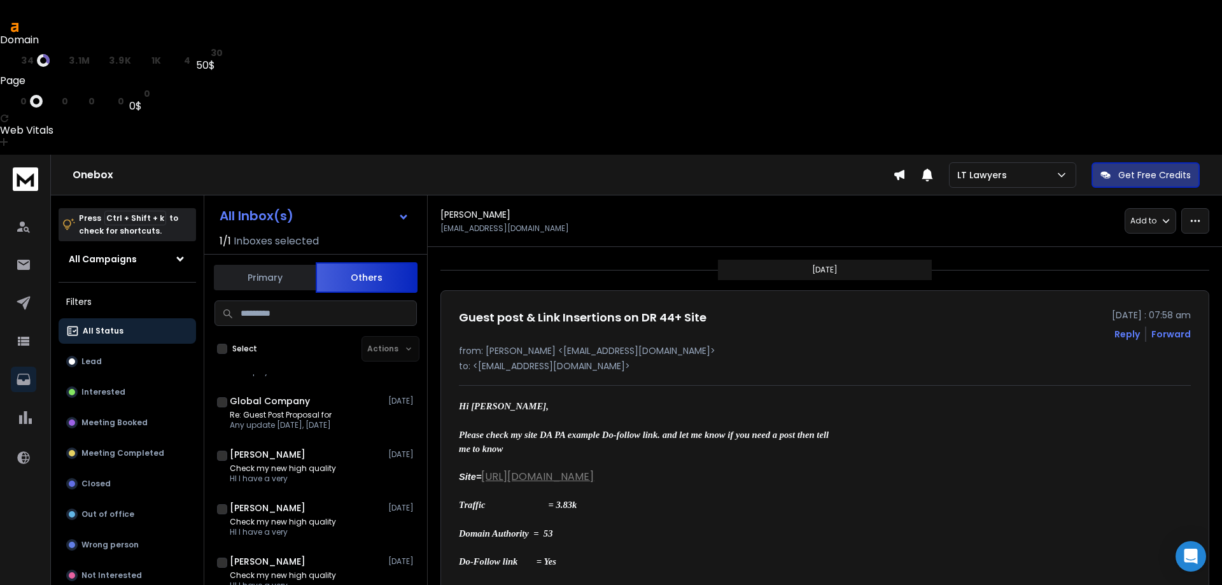
scroll to position [1009, 0]
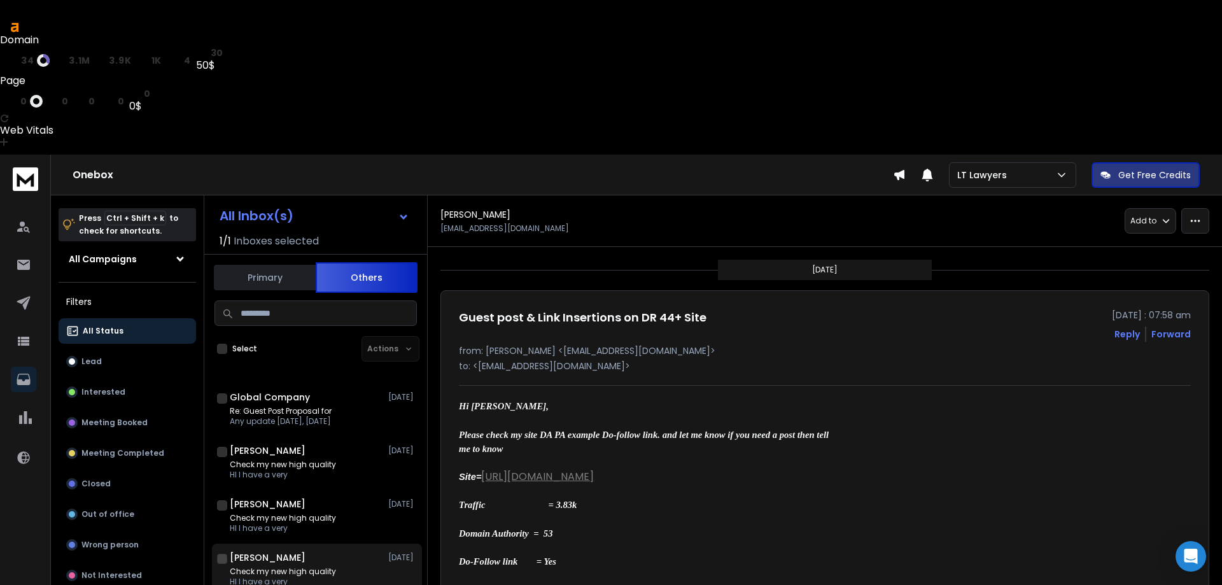
click at [308, 551] on div "Humaira Rajpoot 24 Jul Check my new high quality HI I have a very" at bounding box center [323, 569] width 187 height 36
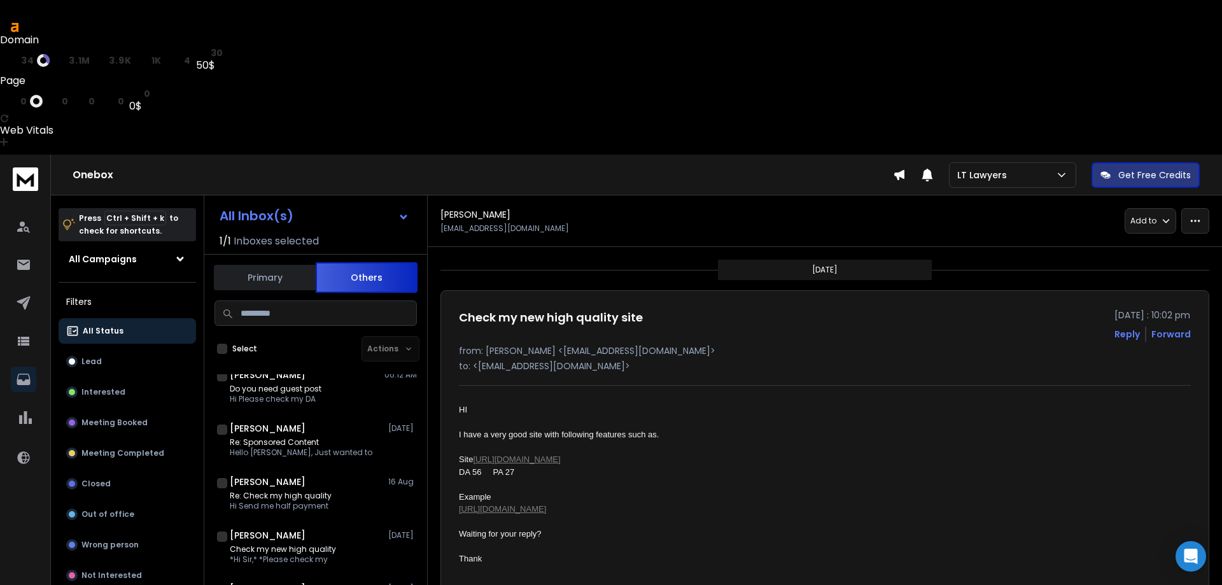
scroll to position [0, 0]
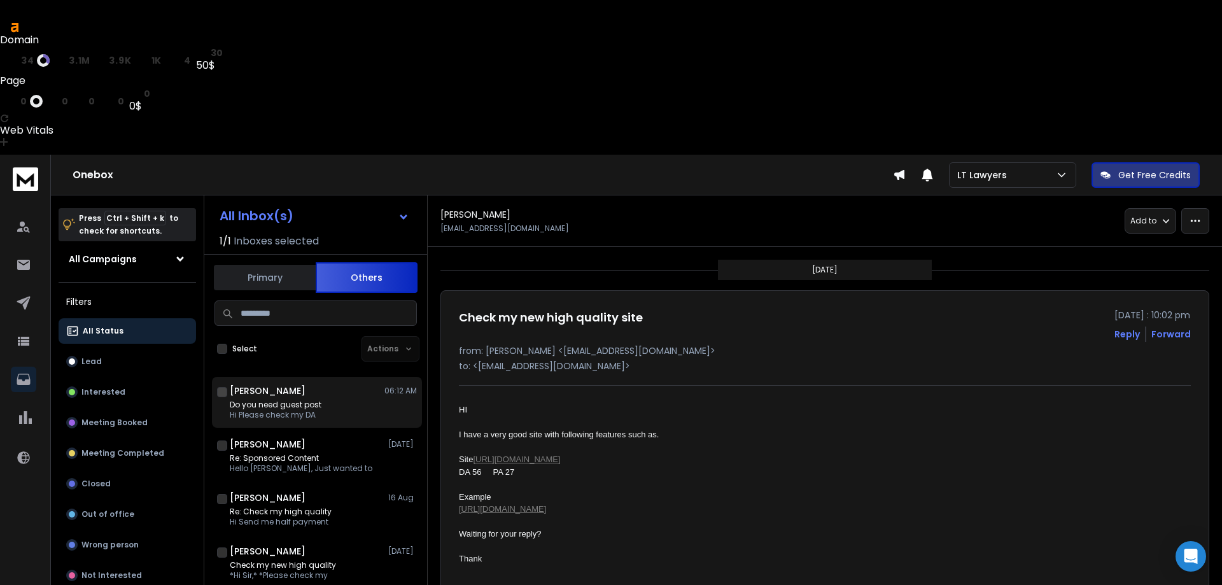
click at [342, 400] on div "Do you need guest post Hi Please check my DA" at bounding box center [323, 410] width 187 height 20
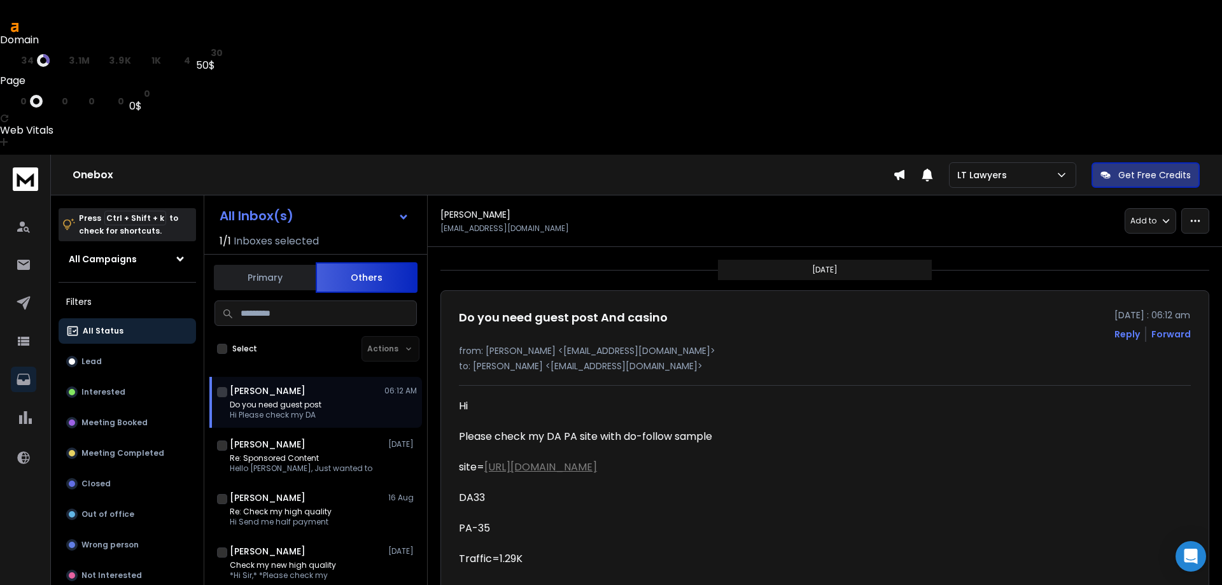
click at [783, 208] on div "Jon Boys JB jonboyslinksale@gmail.com" at bounding box center [630, 220] width 380 height 25
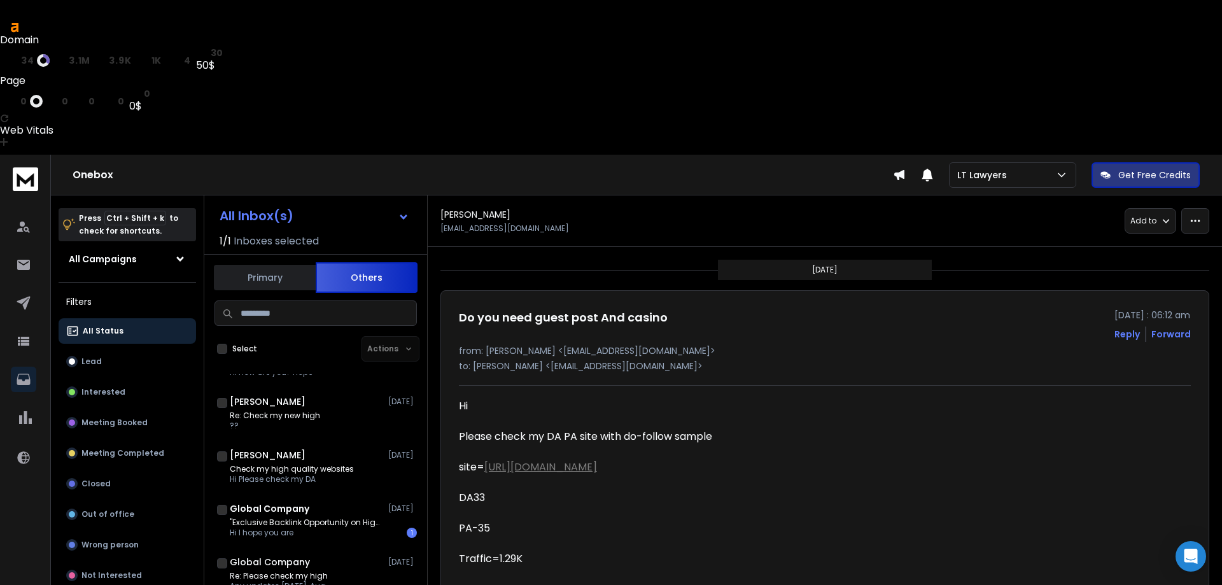
scroll to position [321, 0]
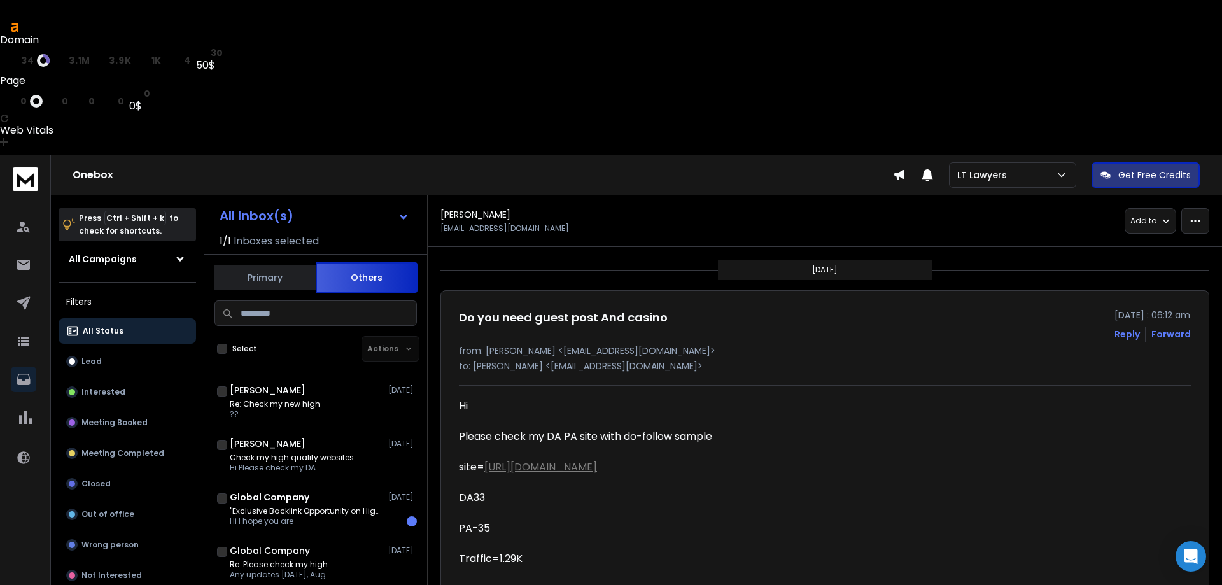
click at [31, 426] on div "H" at bounding box center [25, 447] width 51 height 585
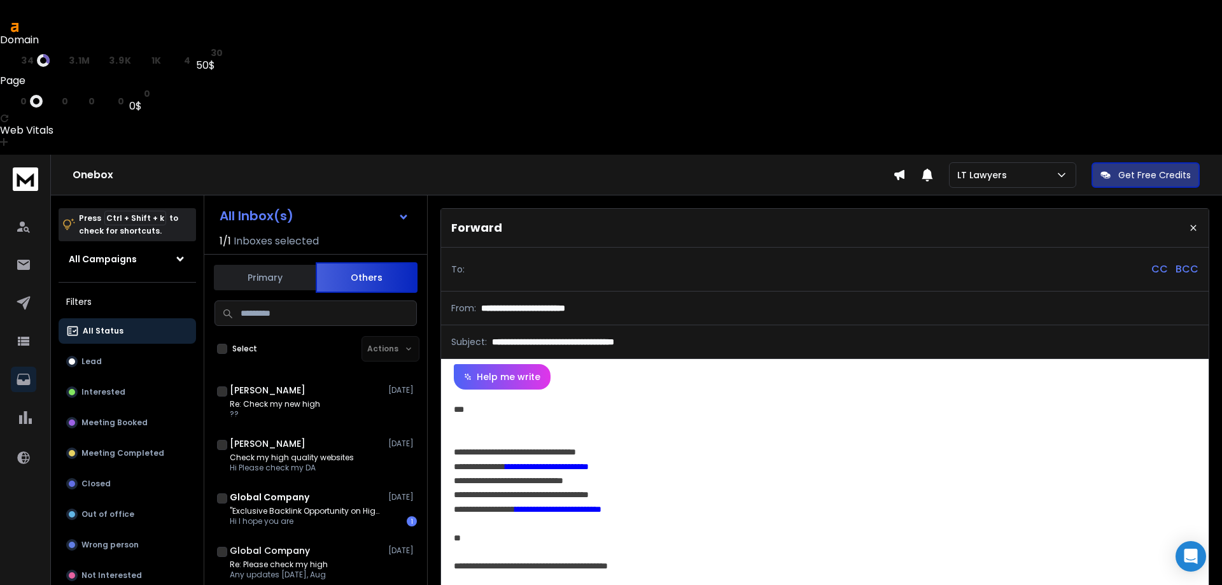
click at [1191, 225] on icon at bounding box center [1193, 228] width 6 height 6
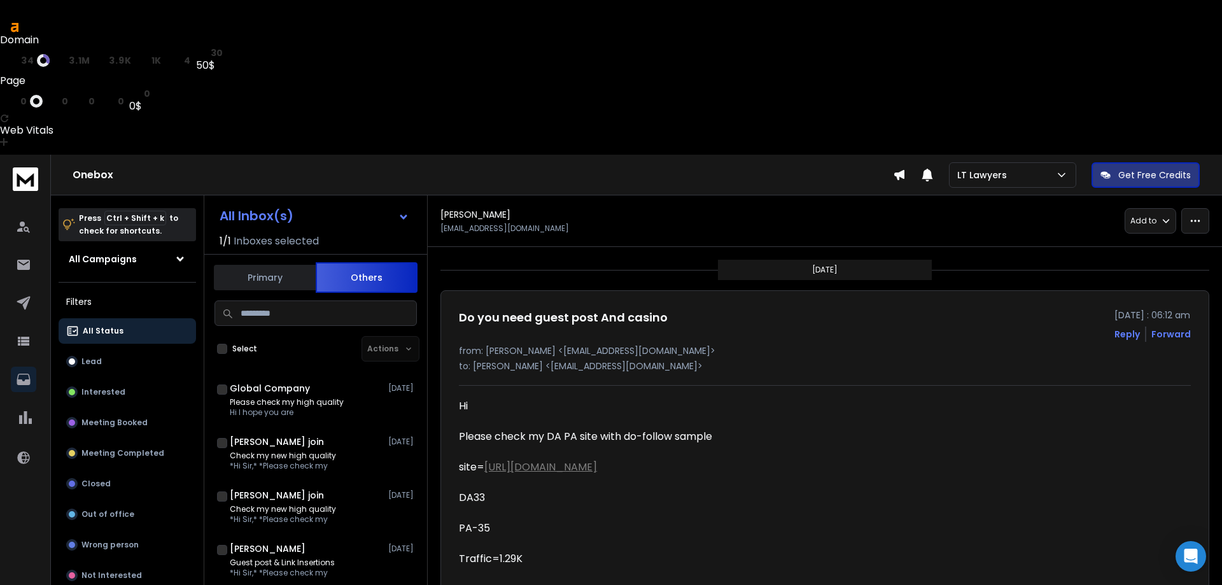
scroll to position [598, 0]
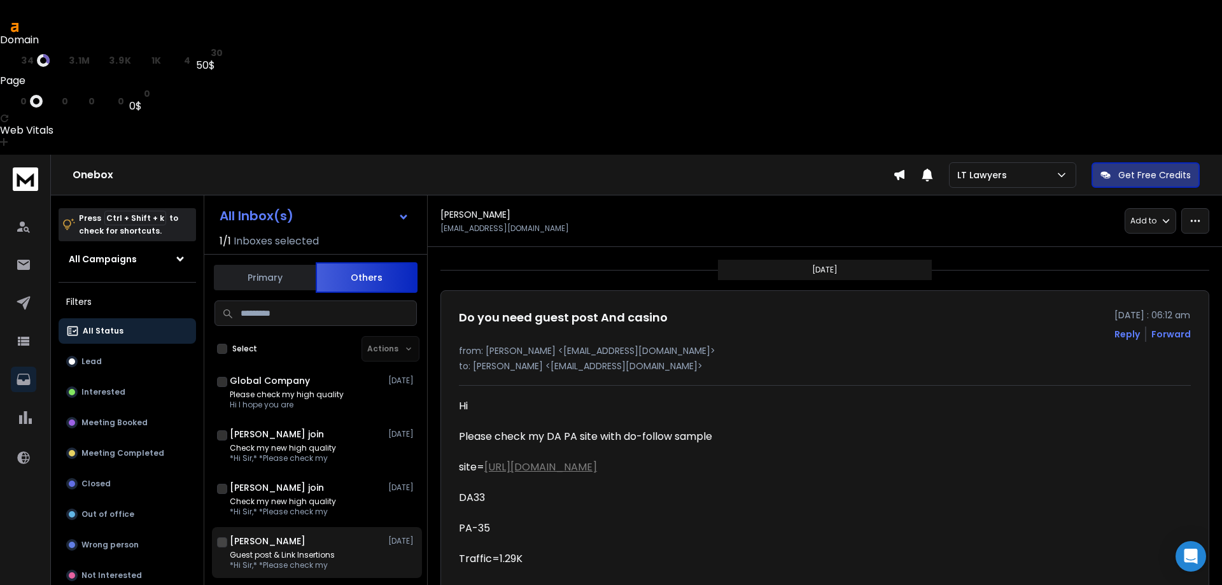
click at [323, 534] on div "Millie Falreya 31 Jul" at bounding box center [323, 540] width 187 height 13
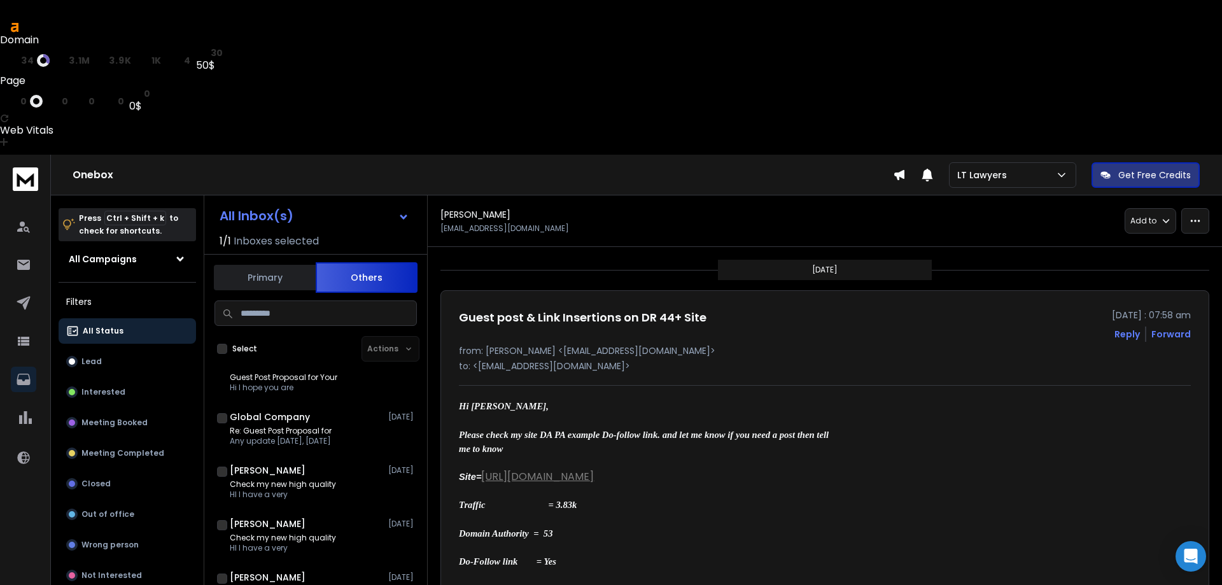
scroll to position [1009, 0]
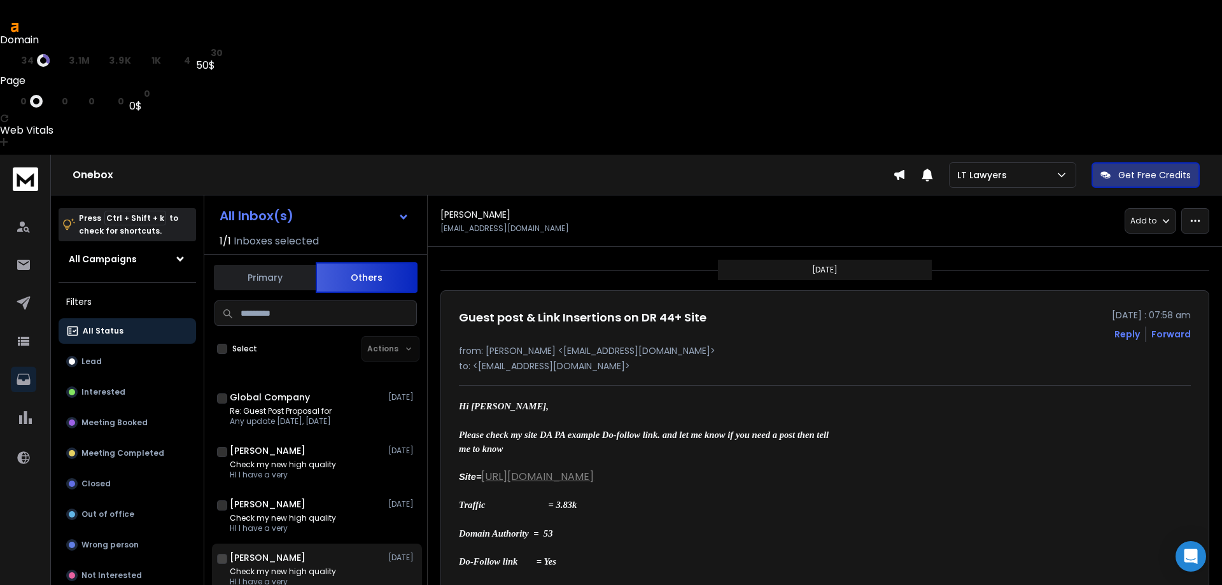
click at [308, 551] on div "Humaira Rajpoot 24 Jul Check my new high quality HI I have a very" at bounding box center [323, 569] width 187 height 36
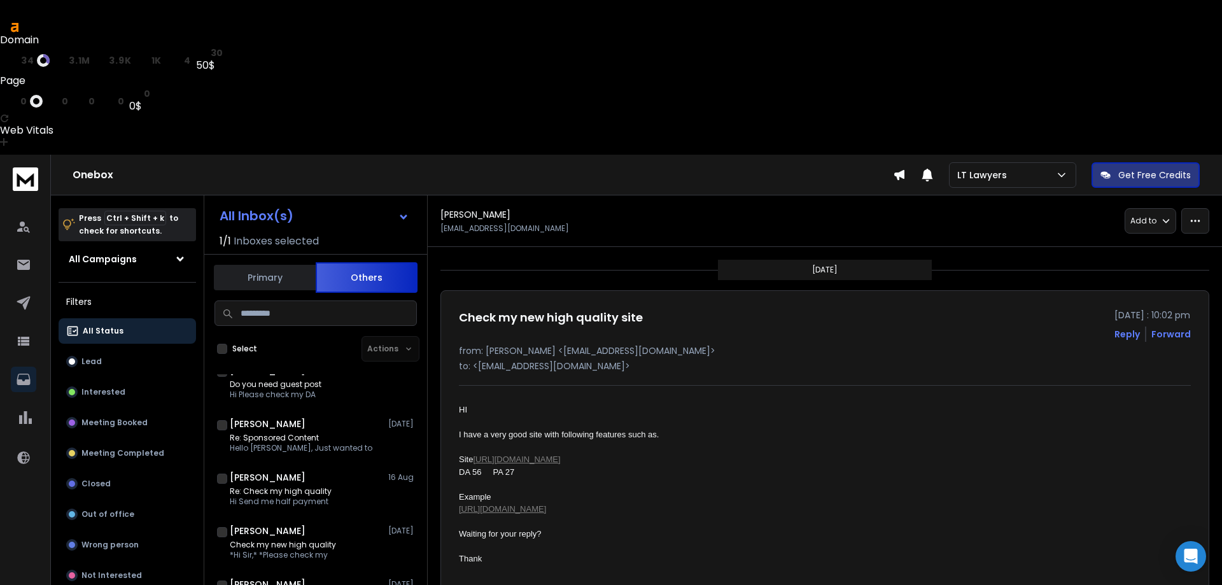
scroll to position [0, 0]
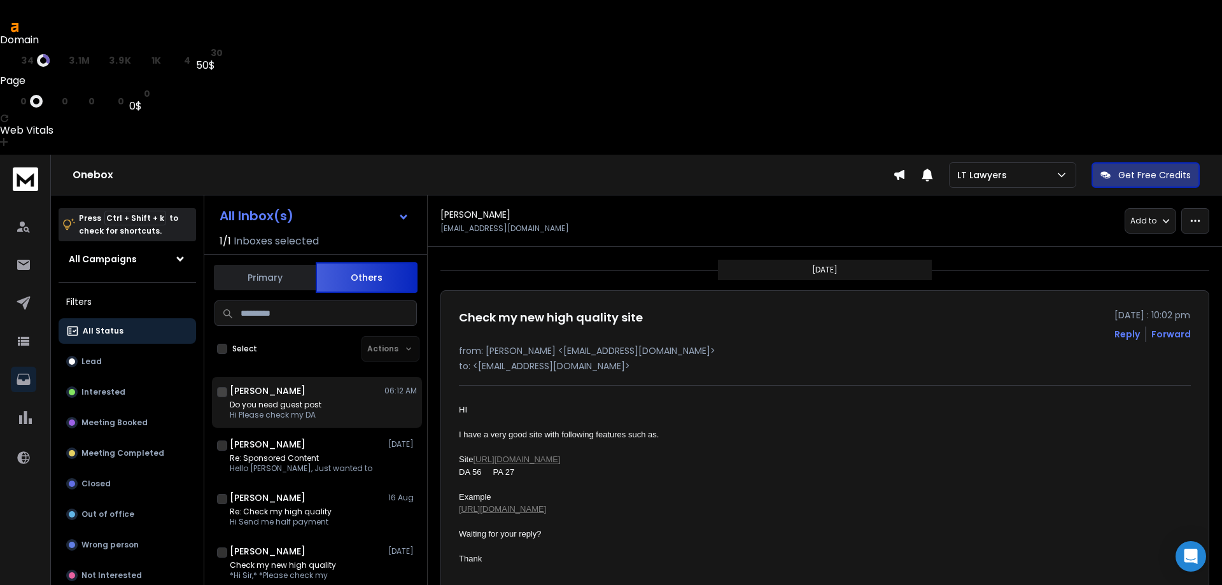
click at [342, 400] on div "Do you need guest post Hi Please check my DA" at bounding box center [323, 410] width 187 height 20
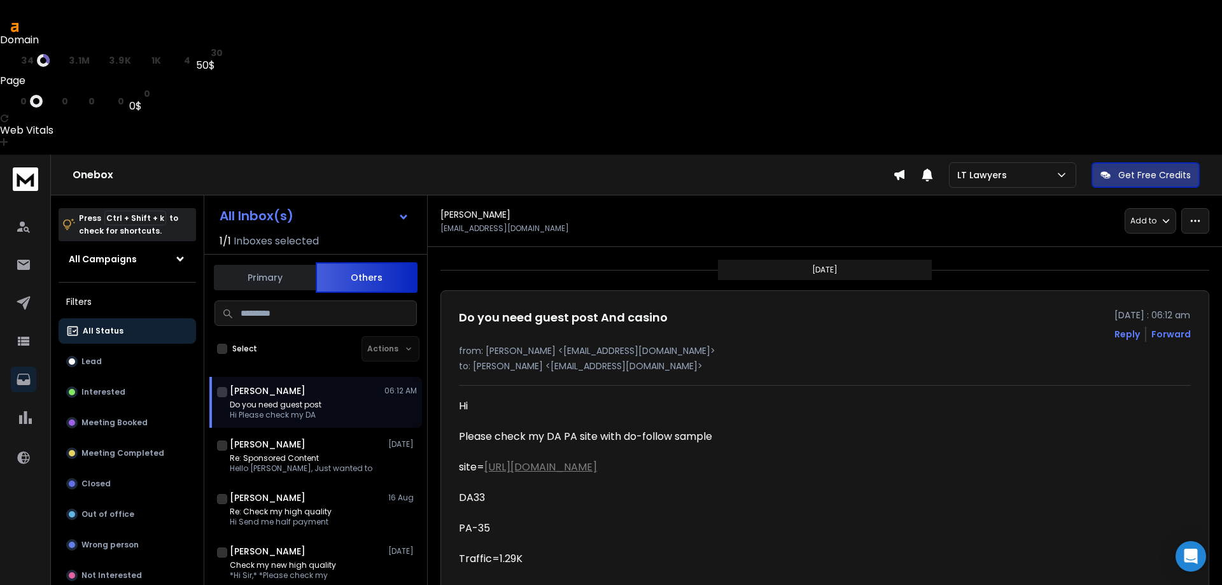
click at [783, 208] on div "Jon Boys JB jonboyslinksale@gmail.com" at bounding box center [630, 220] width 380 height 25
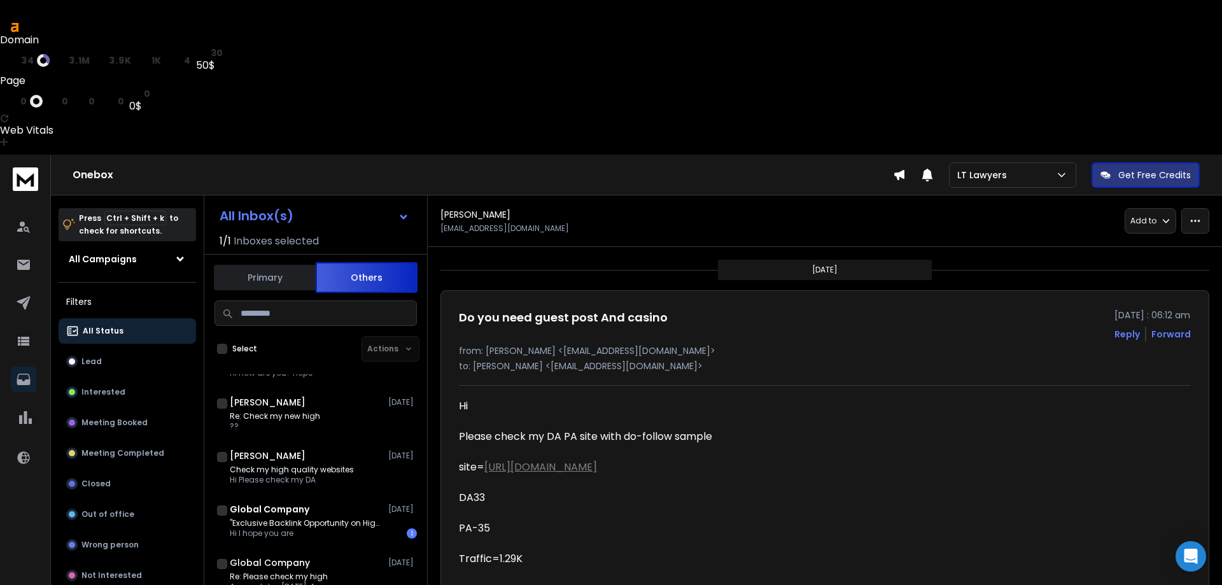
scroll to position [322, 0]
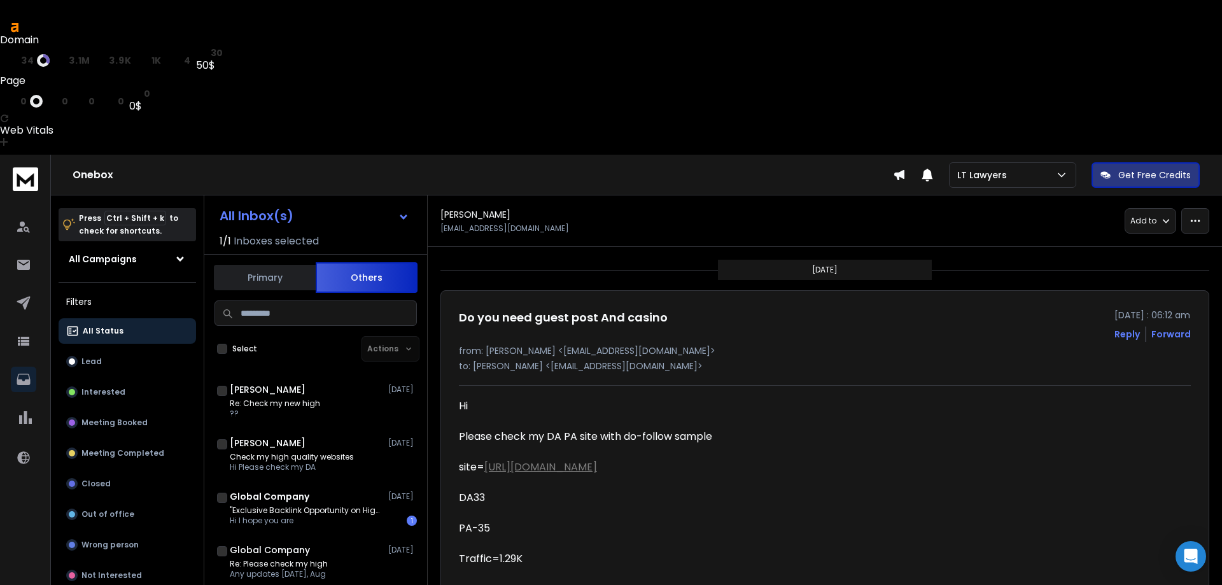
click at [31, 426] on div "H" at bounding box center [25, 447] width 51 height 585
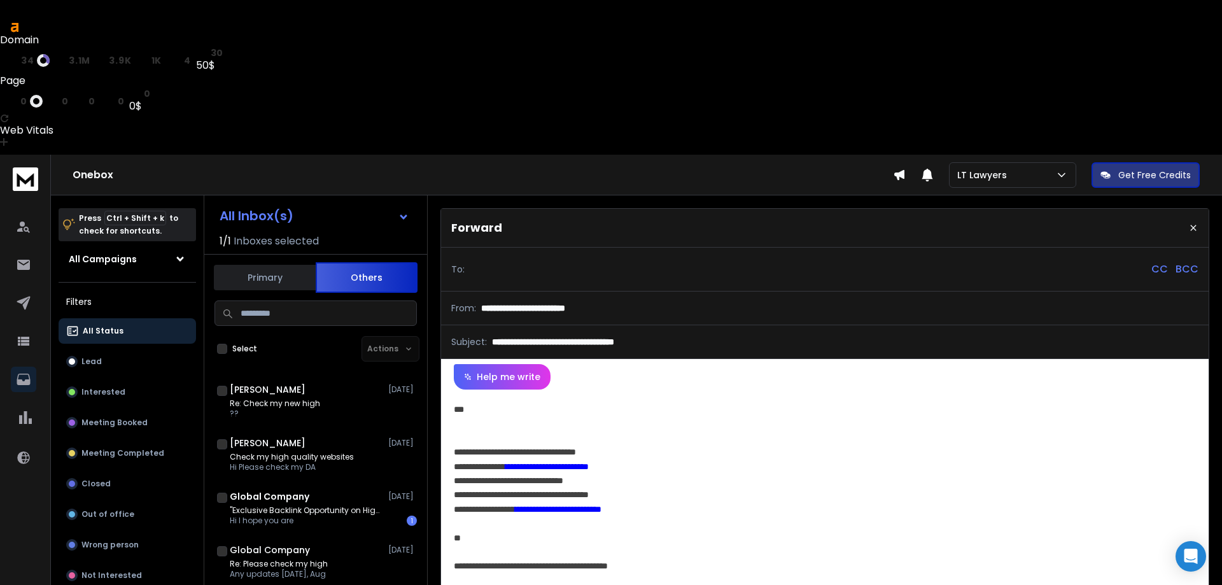
click at [1191, 225] on icon at bounding box center [1193, 228] width 6 height 6
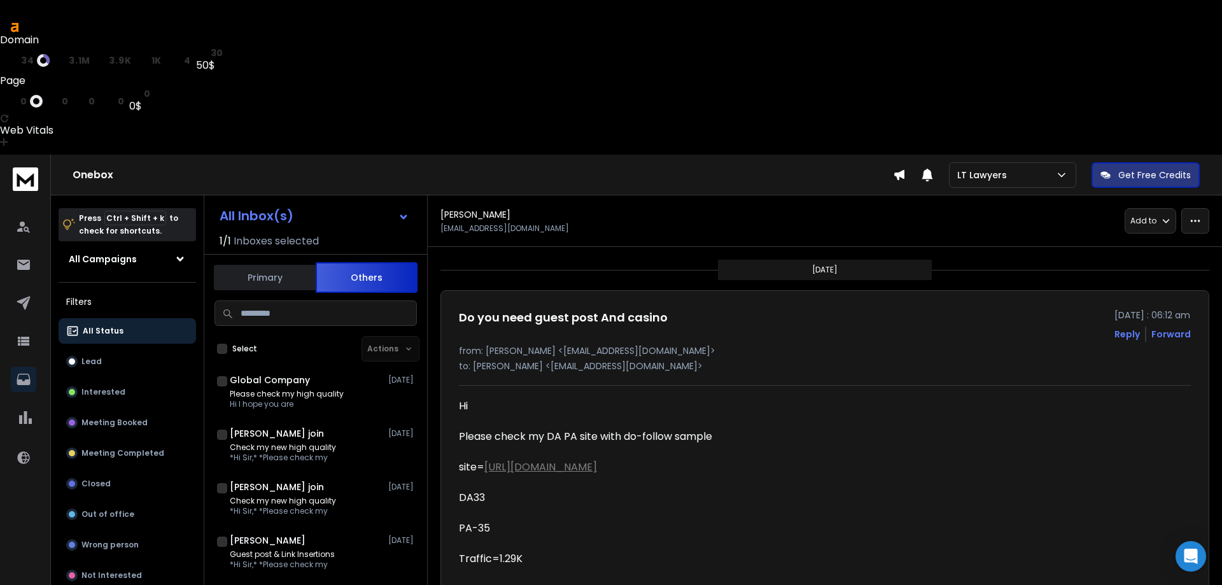
scroll to position [603, 0]
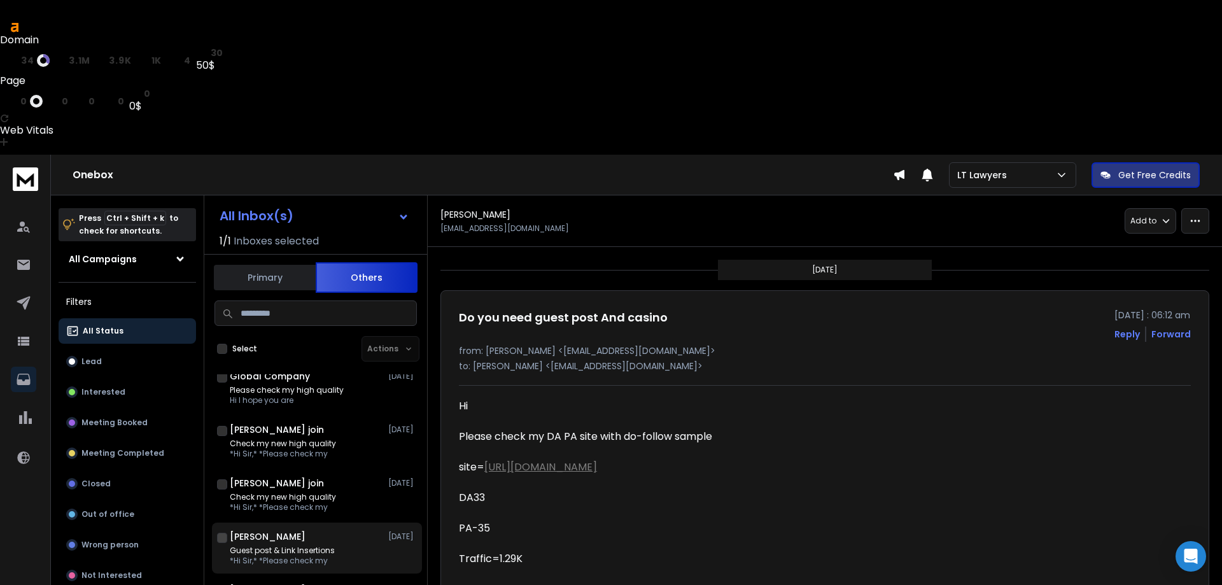
click at [323, 530] on div "Millie Falreya 31 Jul" at bounding box center [323, 536] width 187 height 13
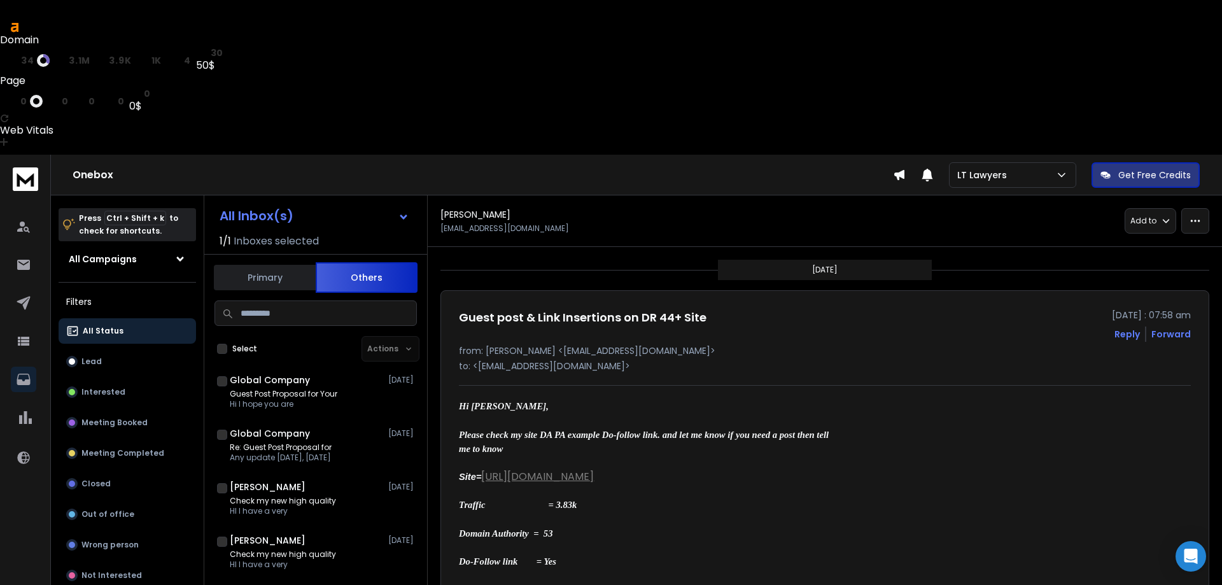
scroll to position [1017, 0]
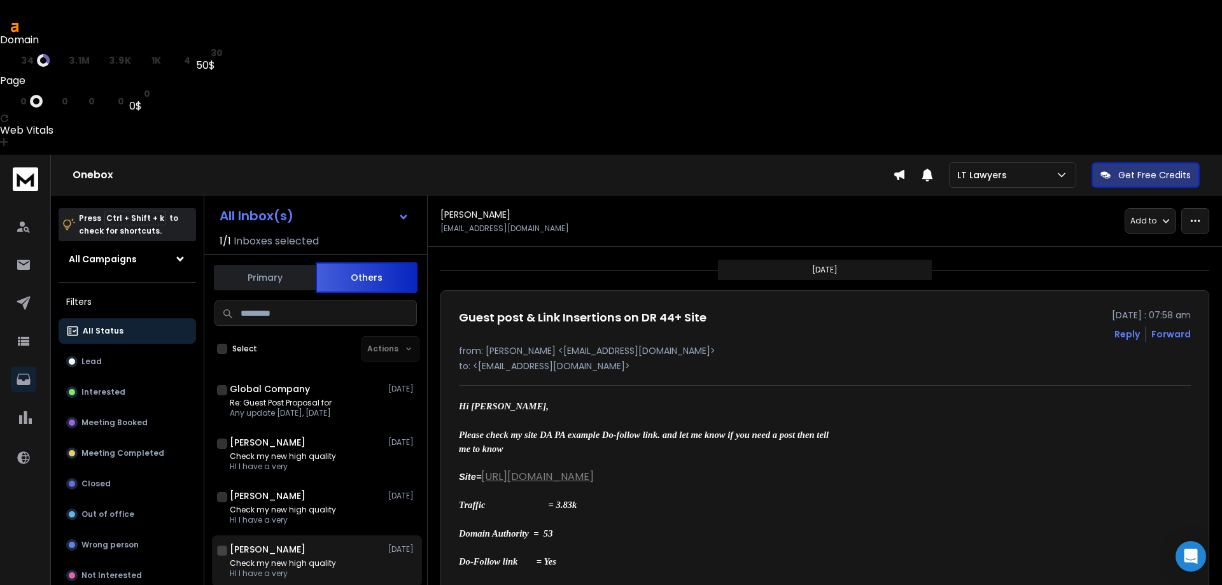
click at [308, 558] on p "Check my new high quality" at bounding box center [283, 563] width 106 height 10
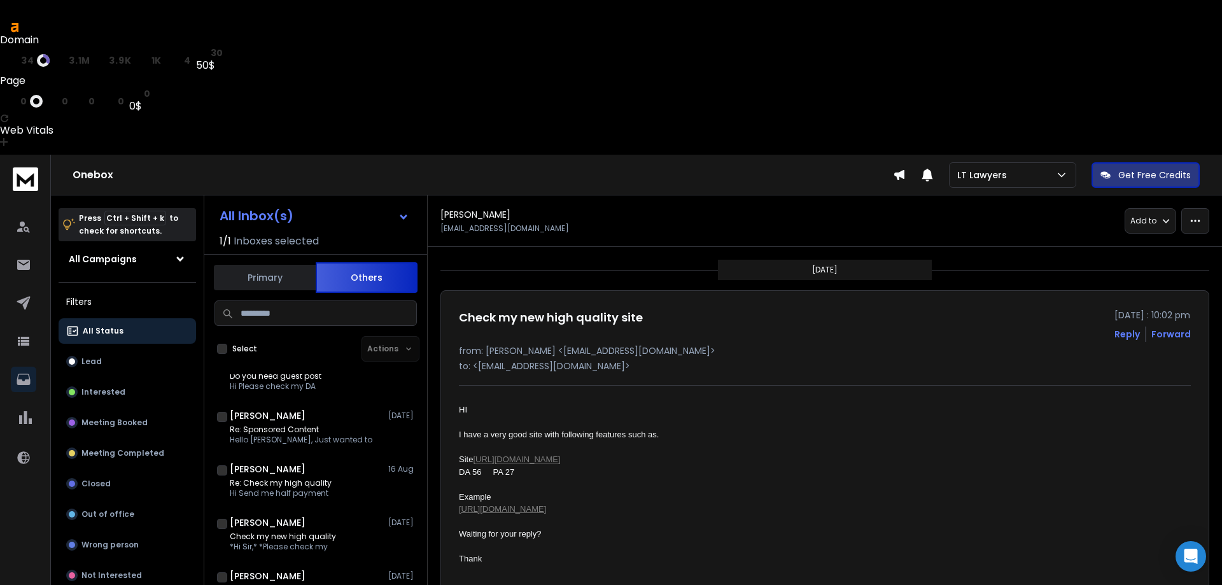
scroll to position [0, 0]
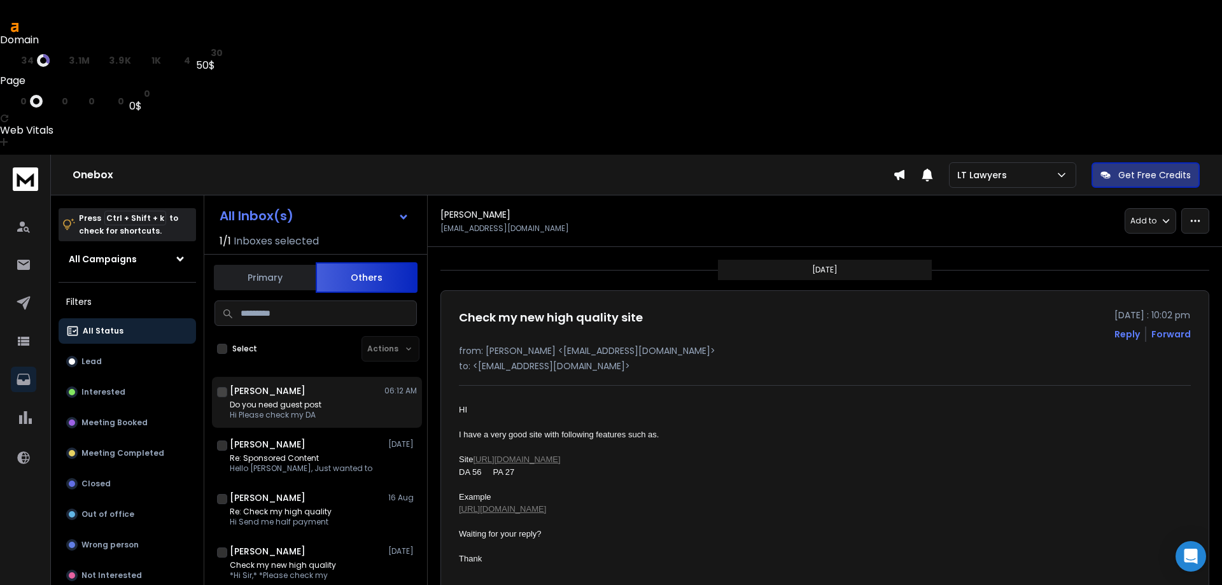
click at [342, 400] on div "Do you need guest post Hi Please check my DA" at bounding box center [323, 410] width 187 height 20
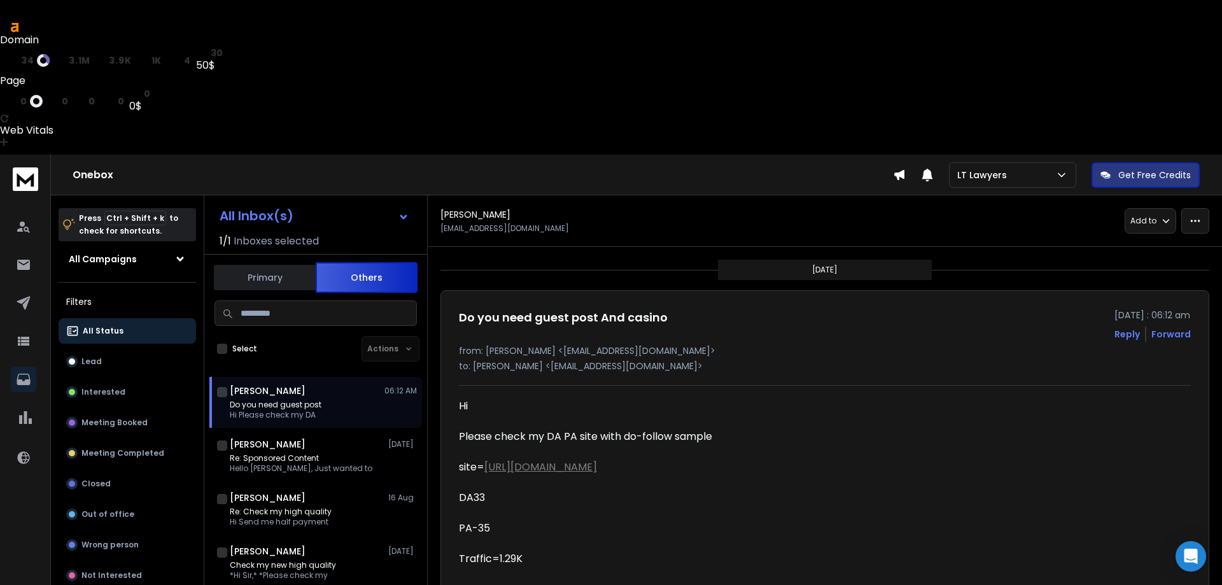
click at [783, 208] on div "Jon Boys JB jonboyslinksale@gmail.com" at bounding box center [630, 220] width 380 height 25
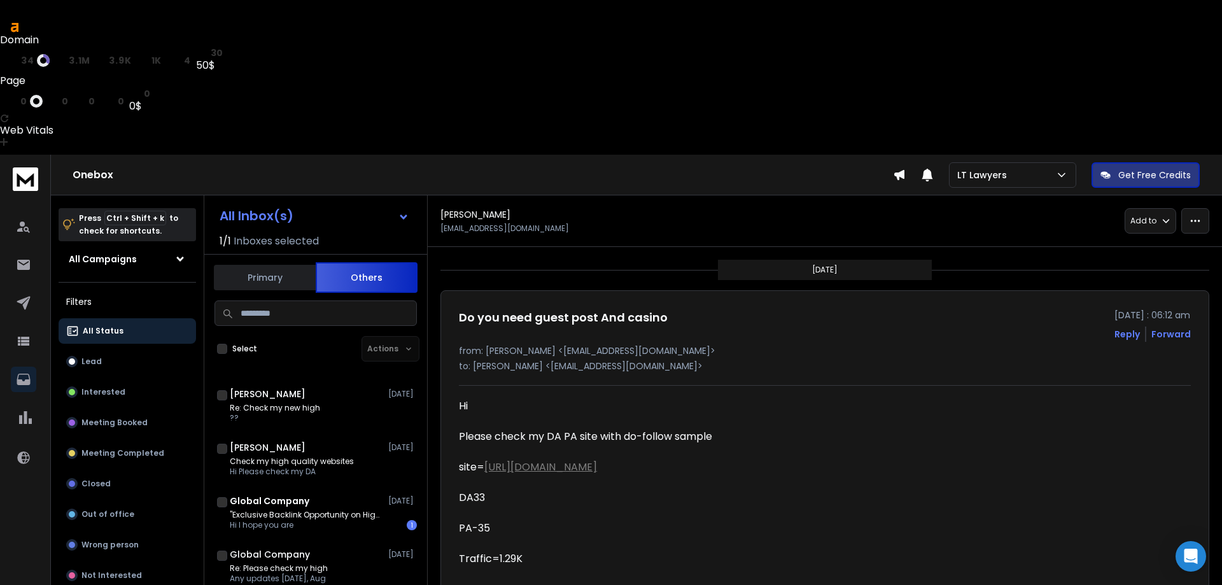
scroll to position [321, 0]
click at [31, 426] on div "H" at bounding box center [25, 447] width 51 height 585
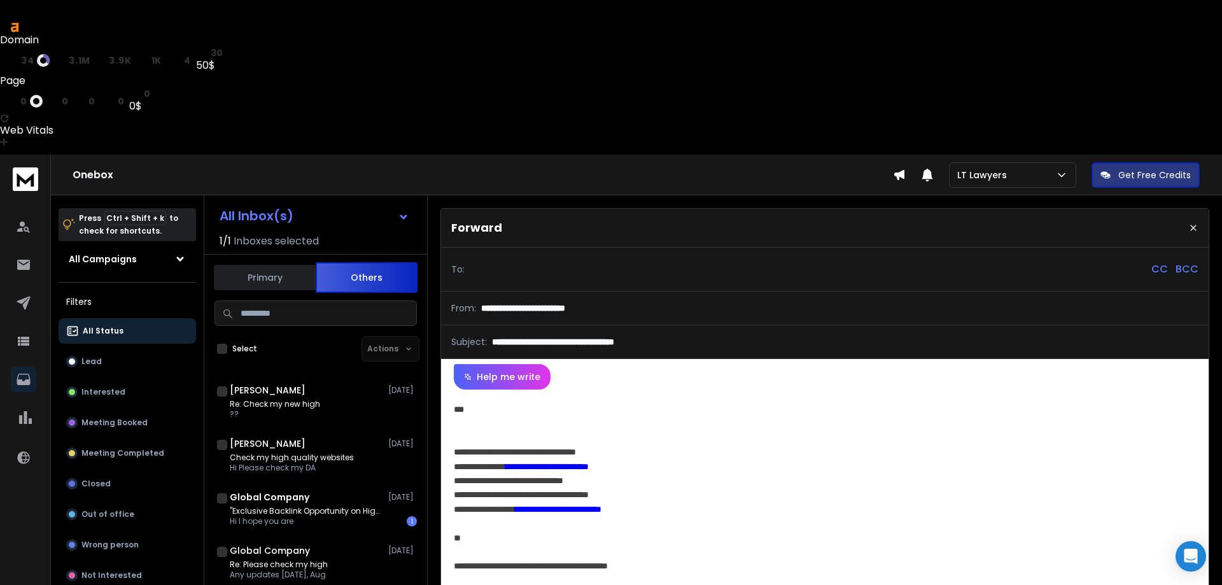
click at [1191, 225] on icon at bounding box center [1193, 228] width 6 height 6
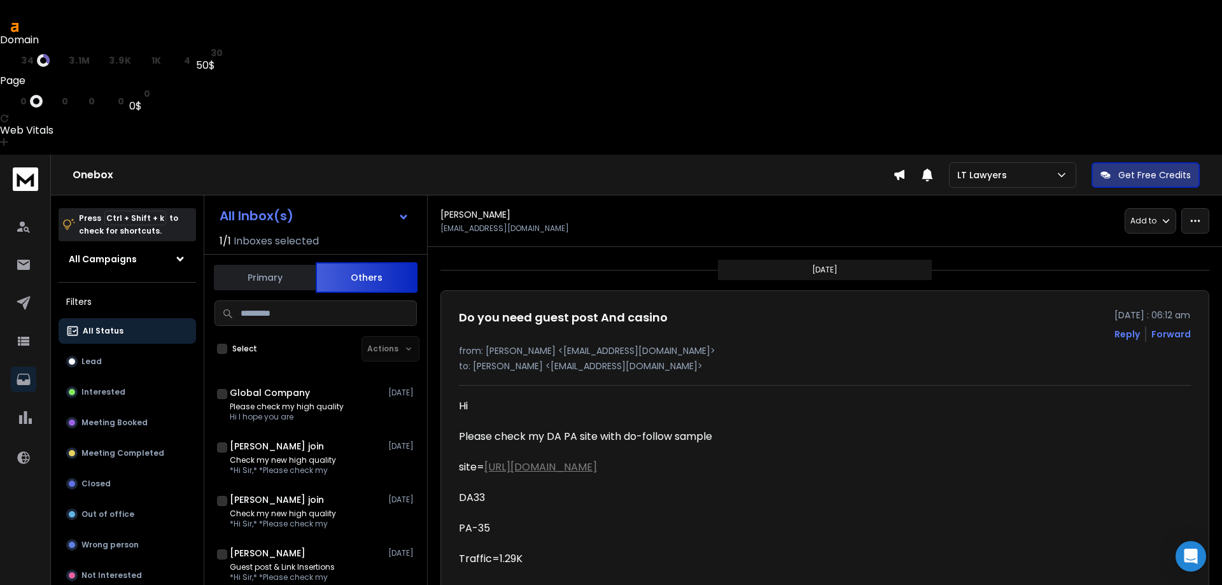
scroll to position [599, 0]
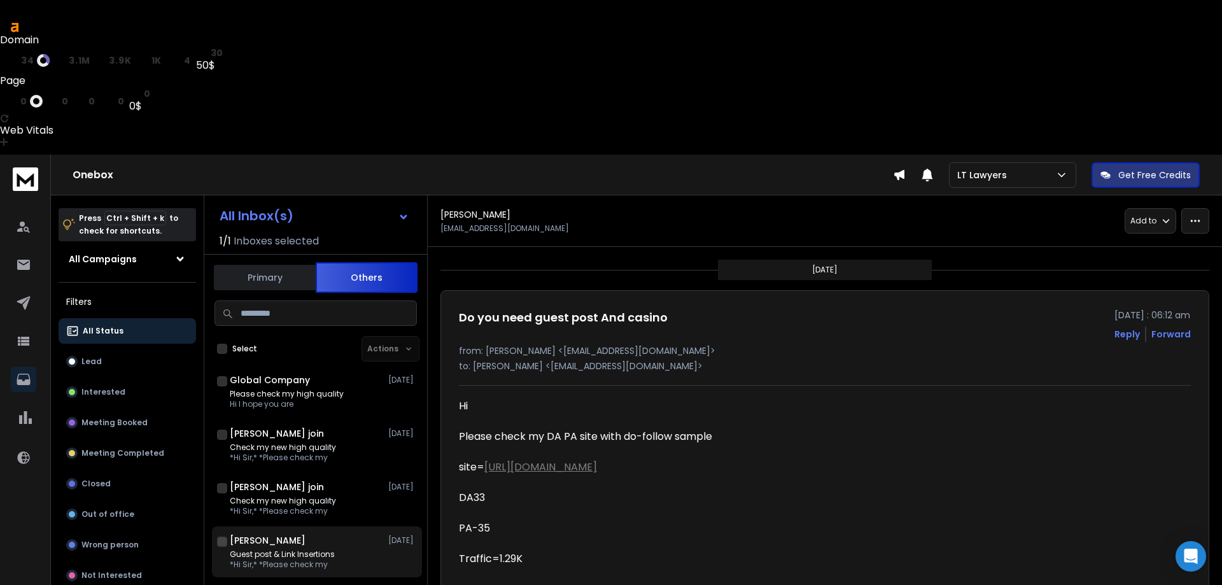
click at [323, 534] on div "Millie Falreya 31 Jul" at bounding box center [323, 540] width 187 height 13
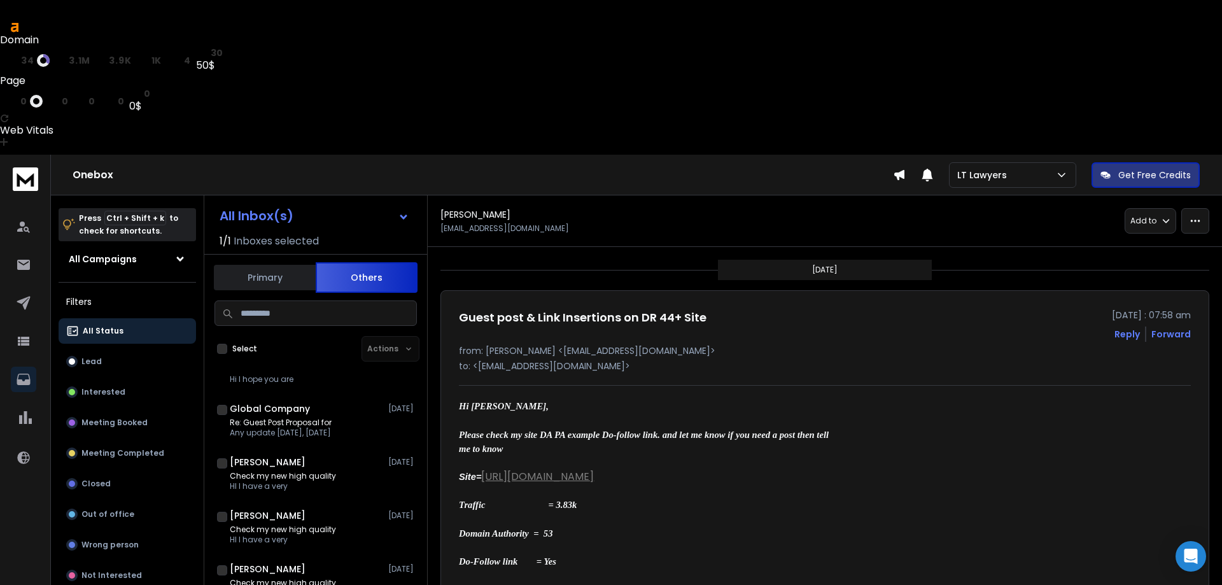
scroll to position [1014, 0]
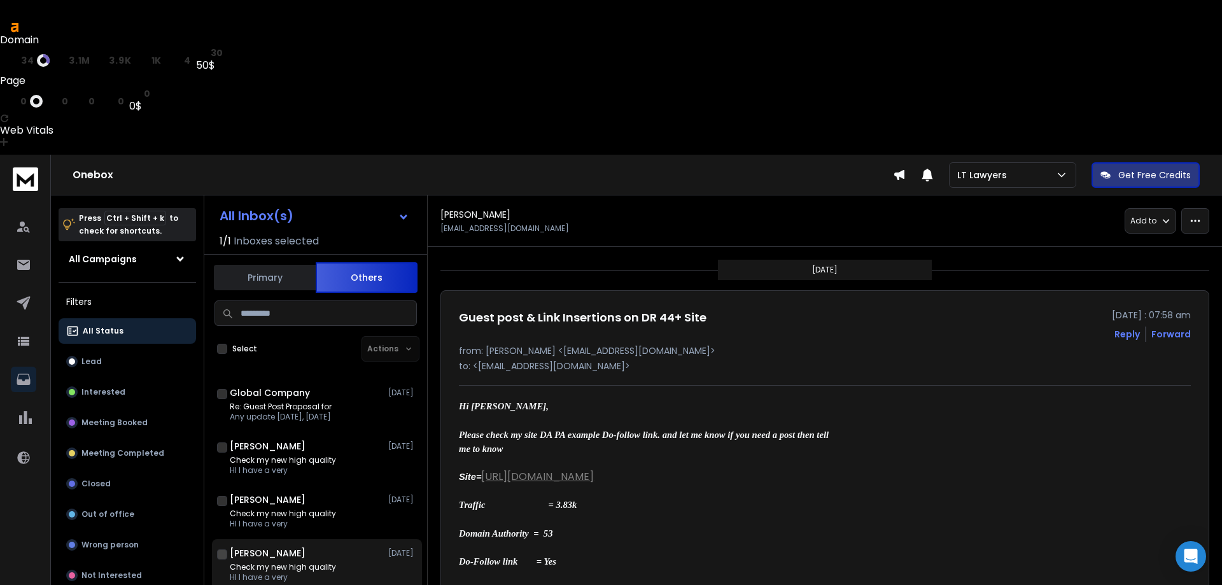
click at [308, 562] on p "Check my new high quality" at bounding box center [283, 567] width 106 height 10
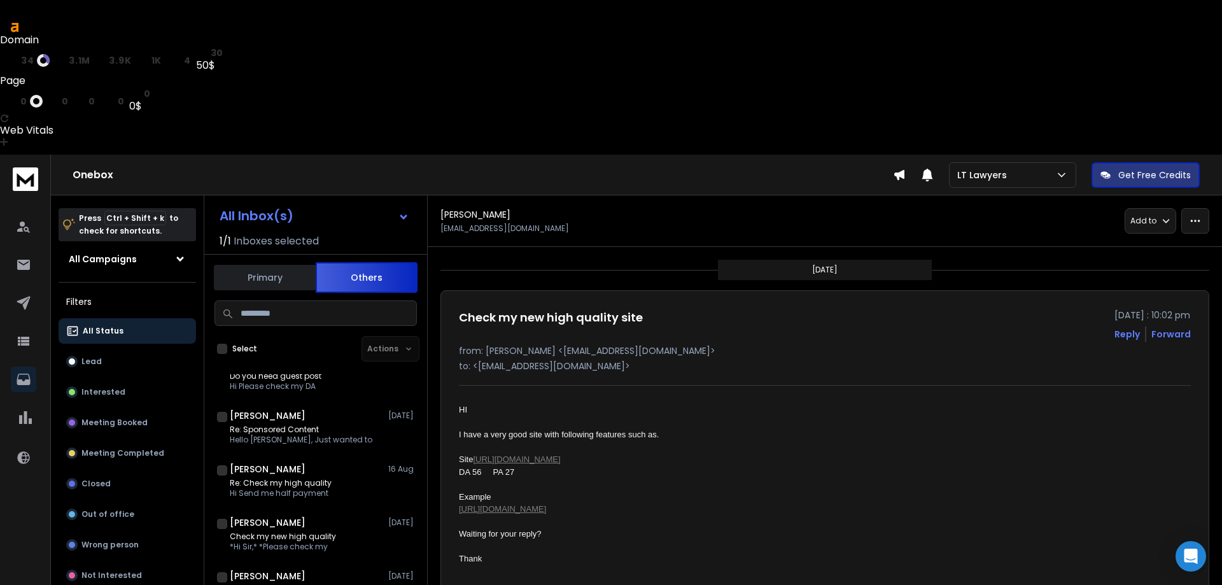
scroll to position [0, 0]
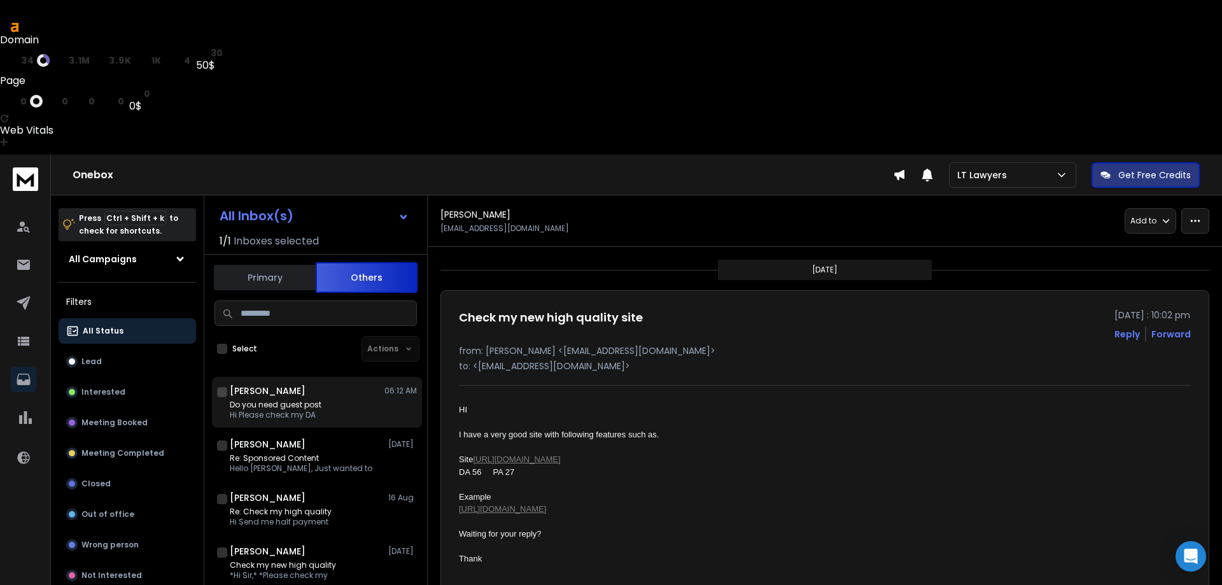
click at [342, 400] on div "Do you need guest post Hi Please check my DA" at bounding box center [323, 410] width 187 height 20
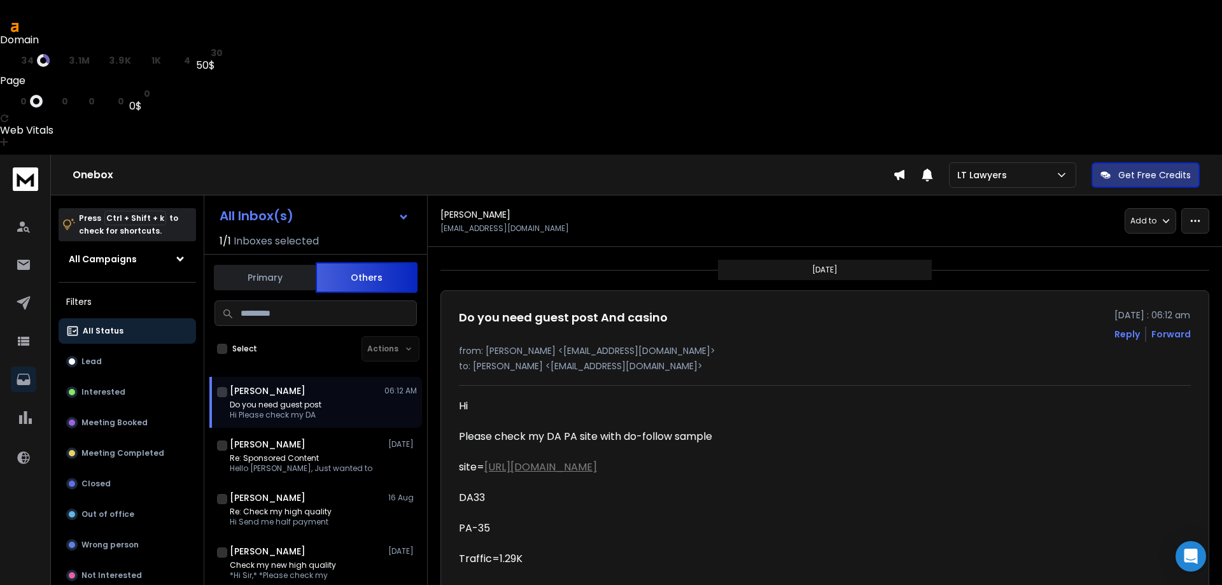
click at [783, 208] on div "Jon Boys JB jonboyslinksale@gmail.com" at bounding box center [630, 220] width 380 height 25
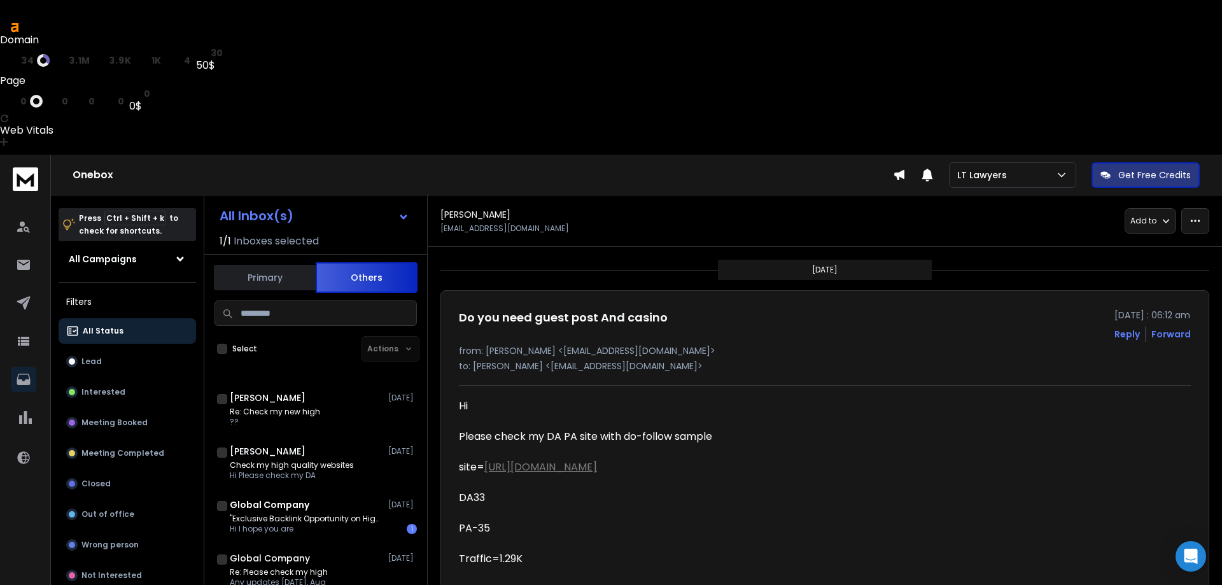
scroll to position [321, 0]
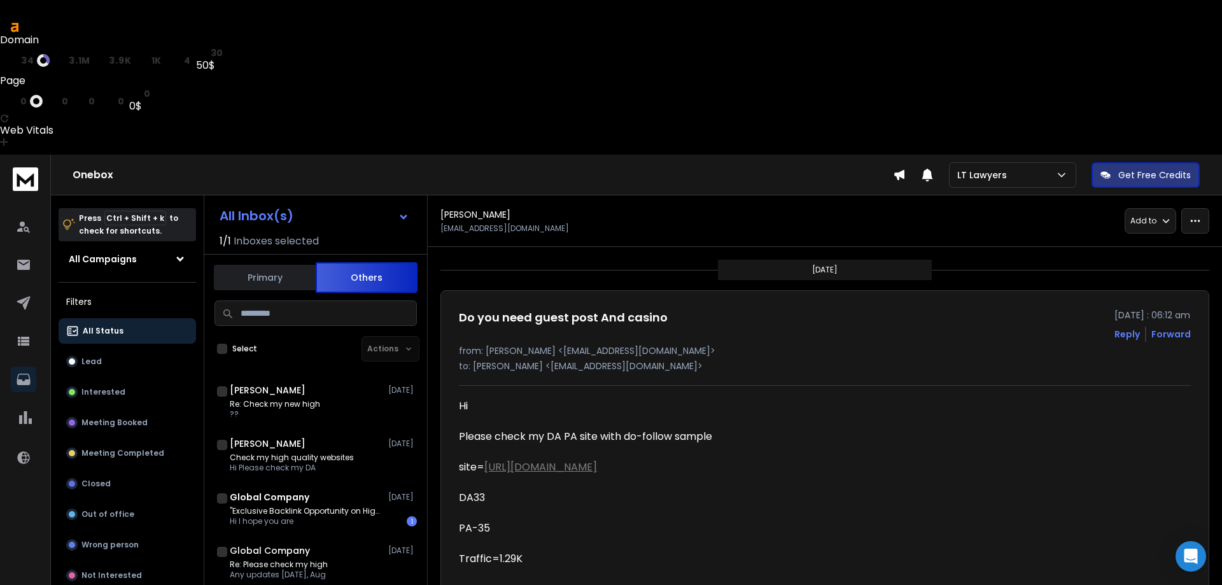
click at [31, 426] on div "H" at bounding box center [25, 447] width 51 height 585
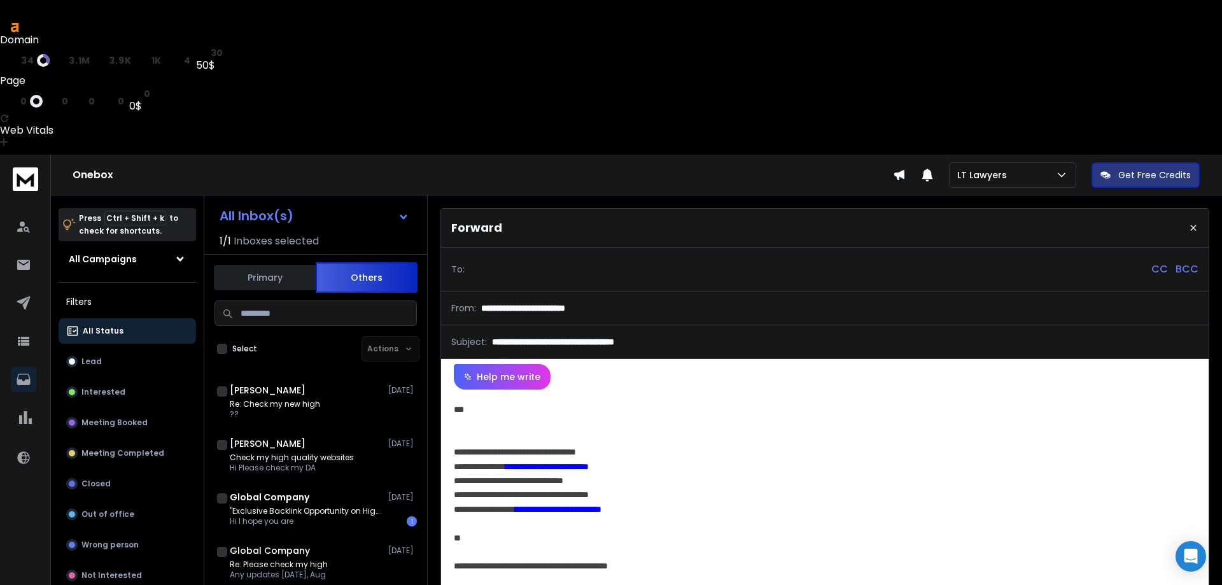
click at [1191, 225] on icon at bounding box center [1193, 228] width 6 height 6
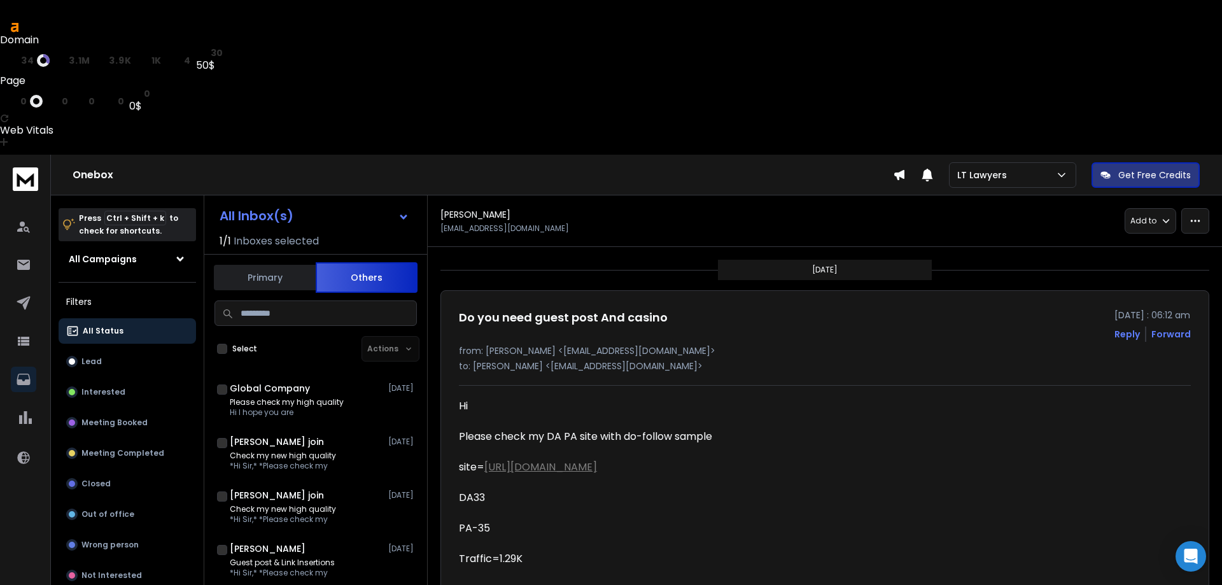
scroll to position [598, 0]
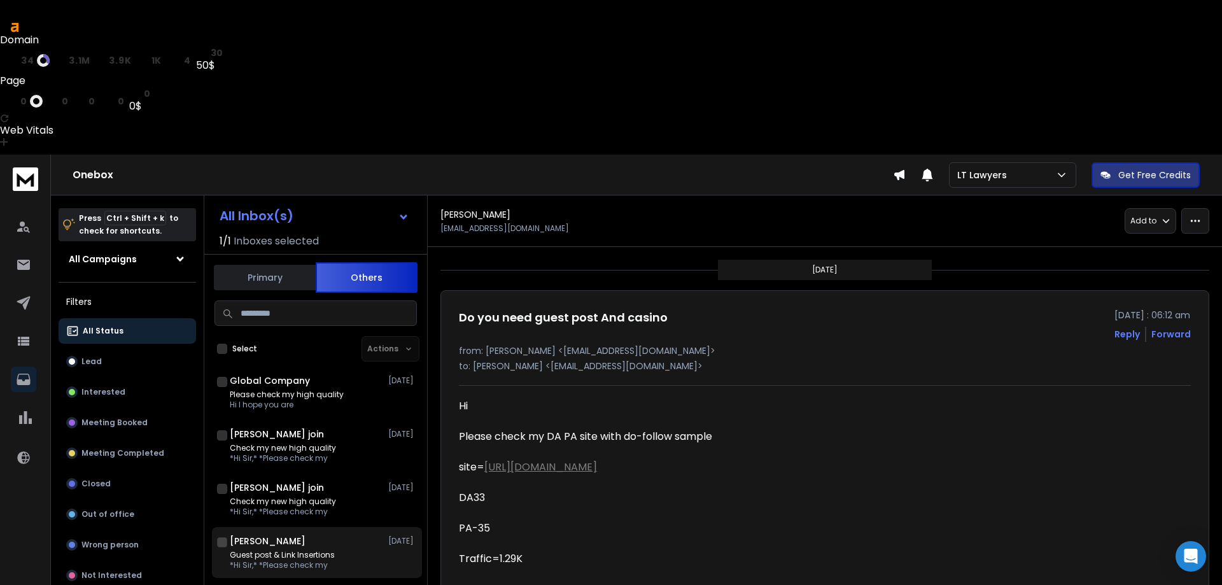
click at [323, 534] on div "Millie Falreya 31 Jul" at bounding box center [323, 540] width 187 height 13
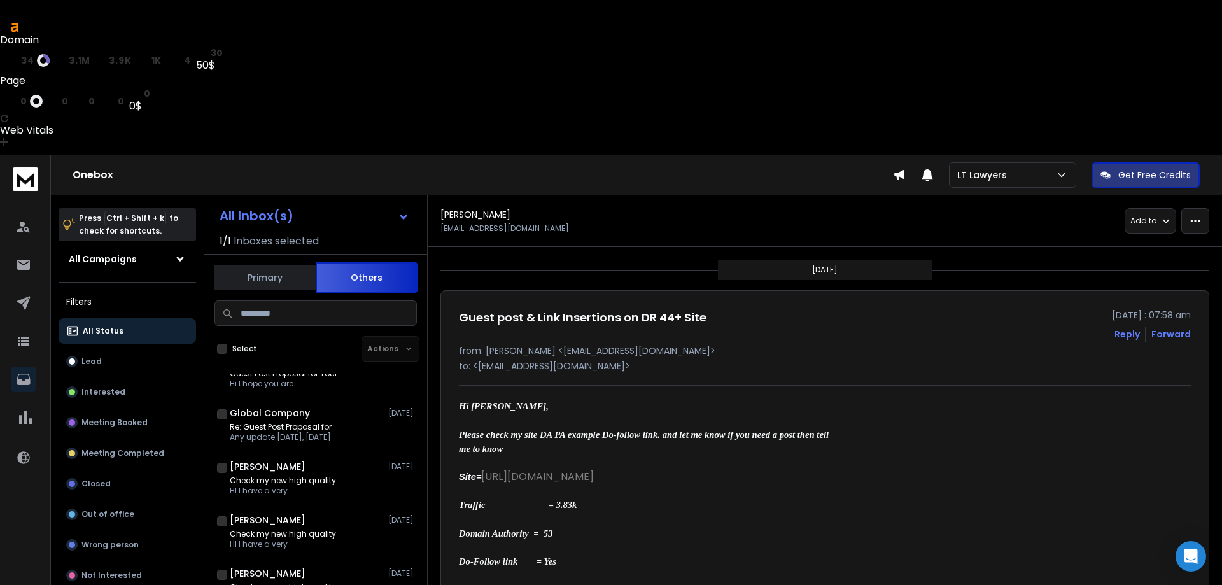
scroll to position [1009, 0]
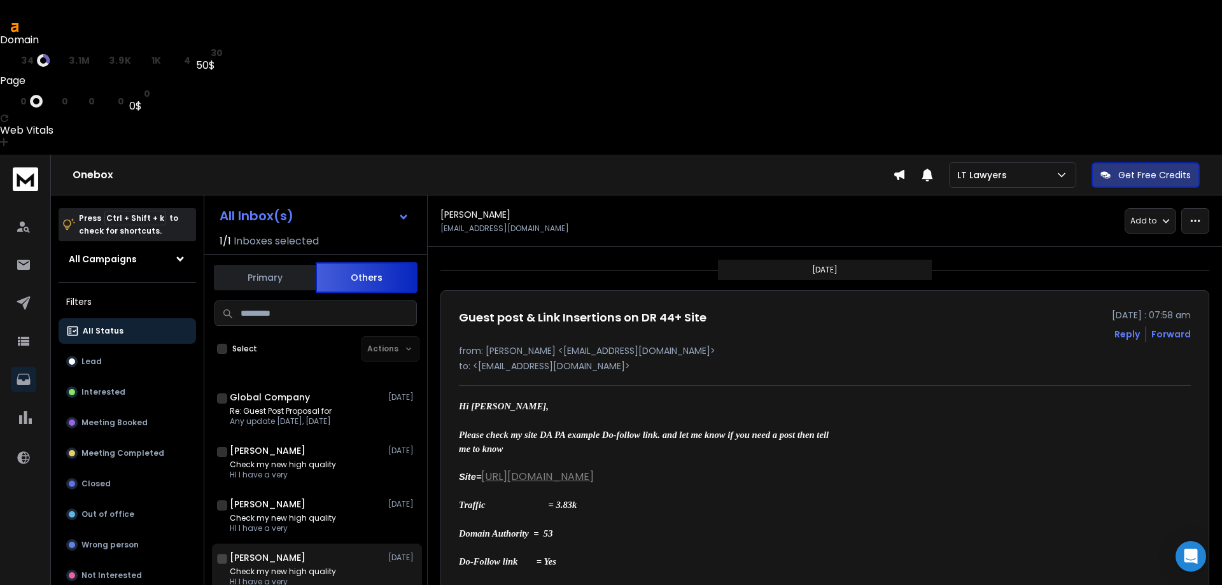
click at [308, 551] on div "Humaira Rajpoot 24 Jul Check my new high quality HI I have a very" at bounding box center [323, 569] width 187 height 36
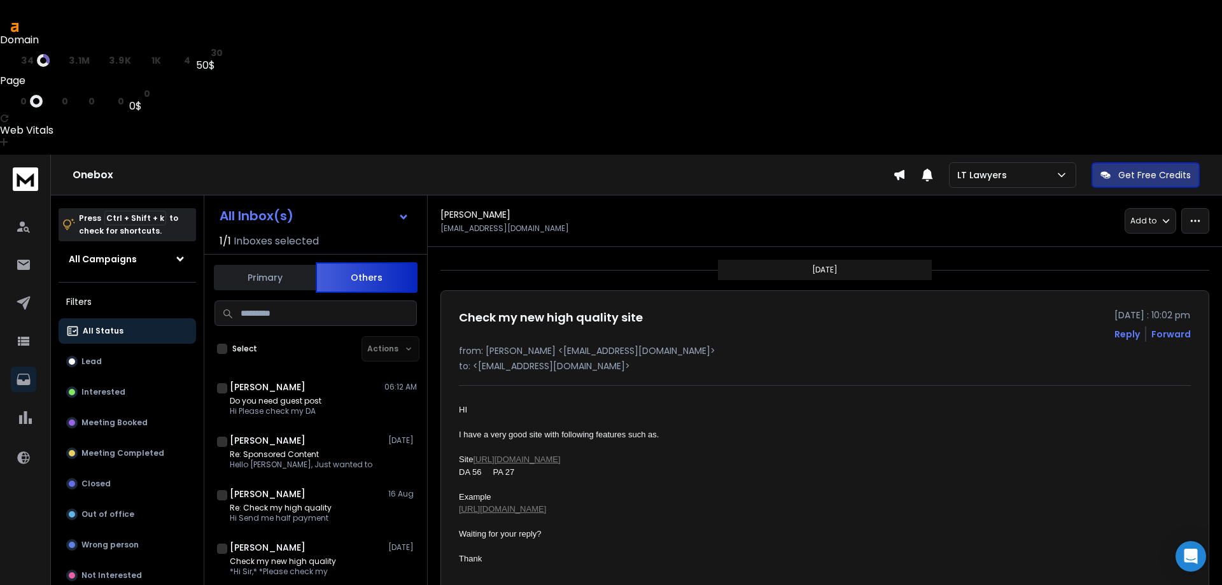
scroll to position [0, 0]
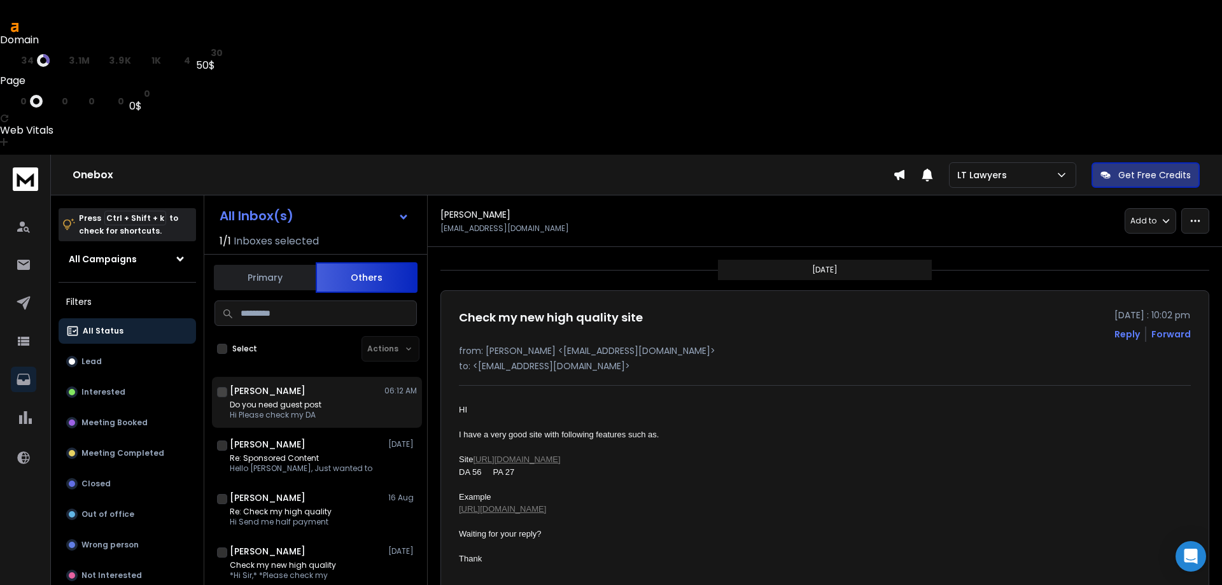
click at [342, 400] on div "Do you need guest post Hi Please check my DA" at bounding box center [323, 410] width 187 height 20
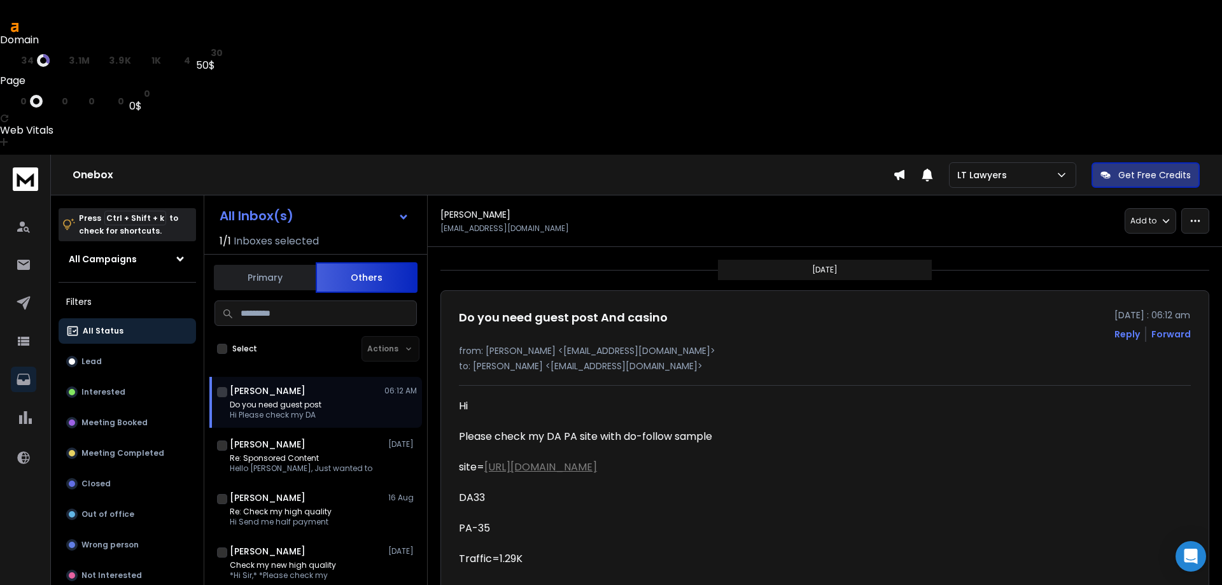
click at [783, 208] on div "Jon Boys JB jonboyslinksale@gmail.com" at bounding box center [630, 220] width 380 height 25
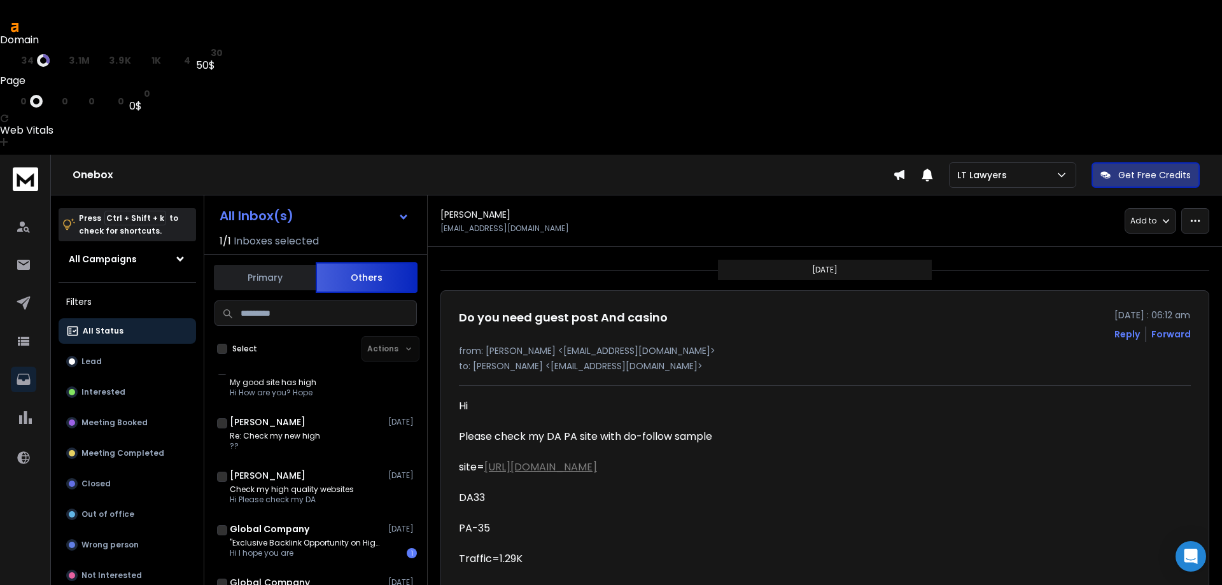
scroll to position [321, 0]
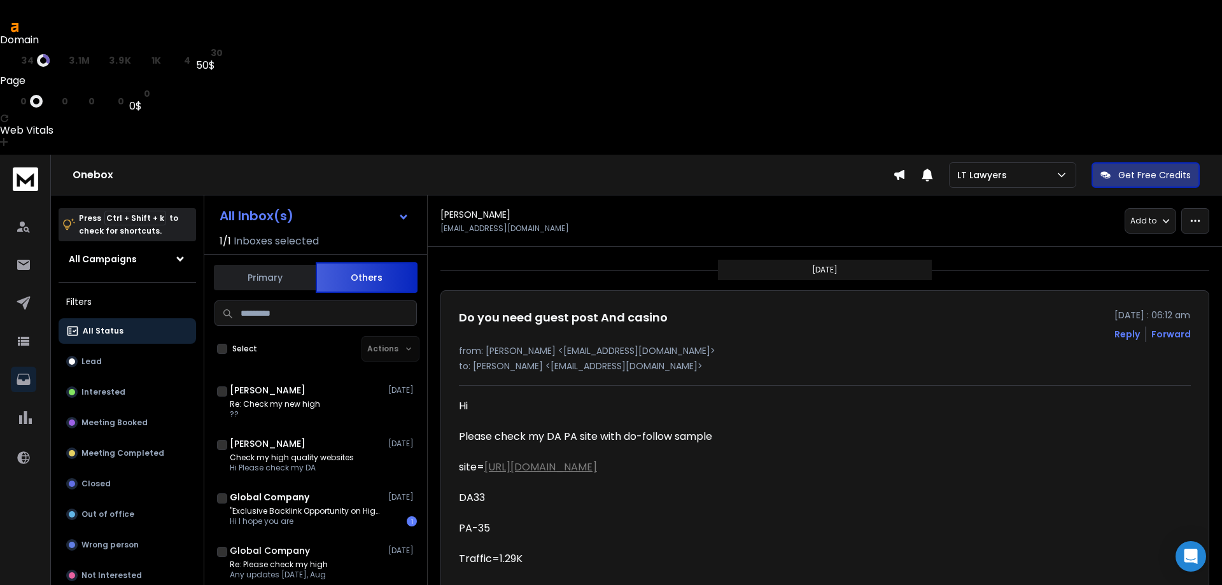
click at [31, 426] on div "H" at bounding box center [25, 447] width 51 height 585
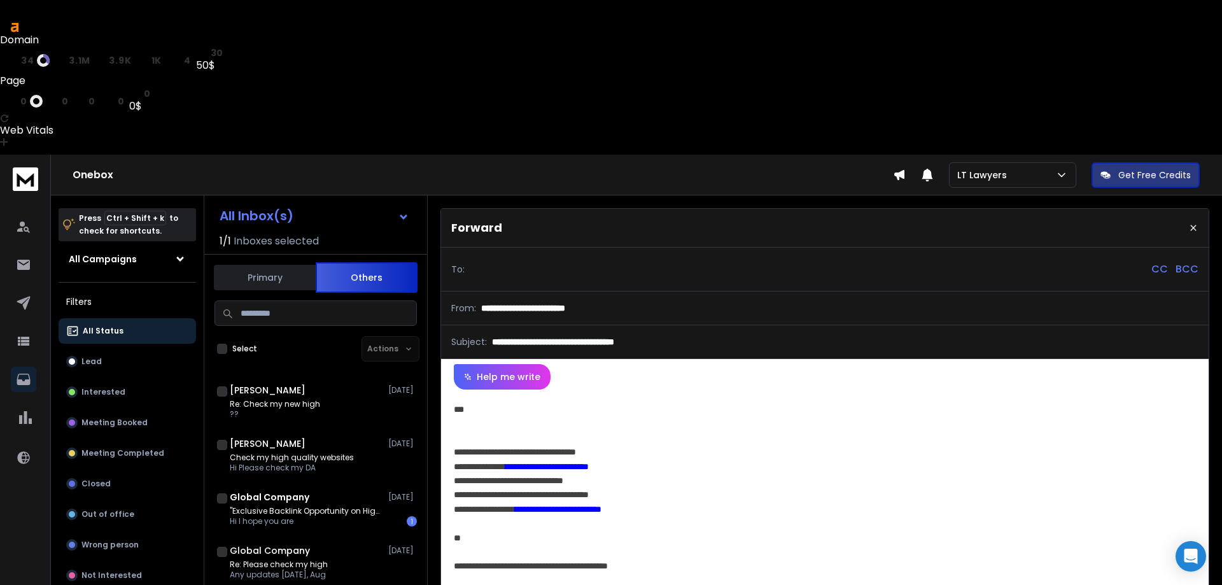
click at [1191, 225] on icon at bounding box center [1193, 228] width 6 height 6
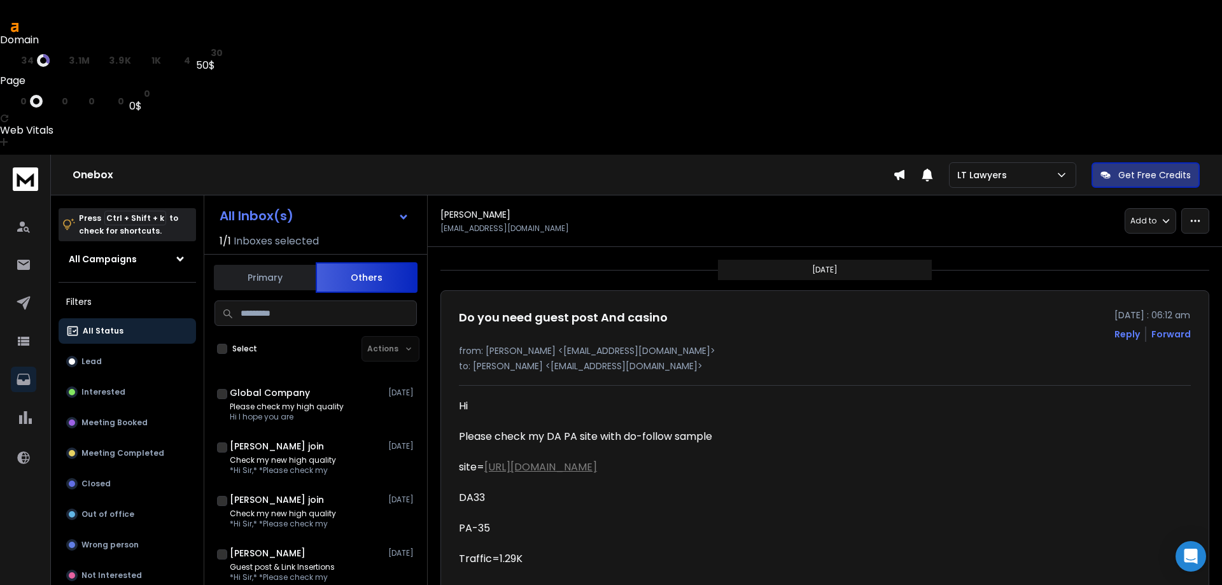
scroll to position [599, 0]
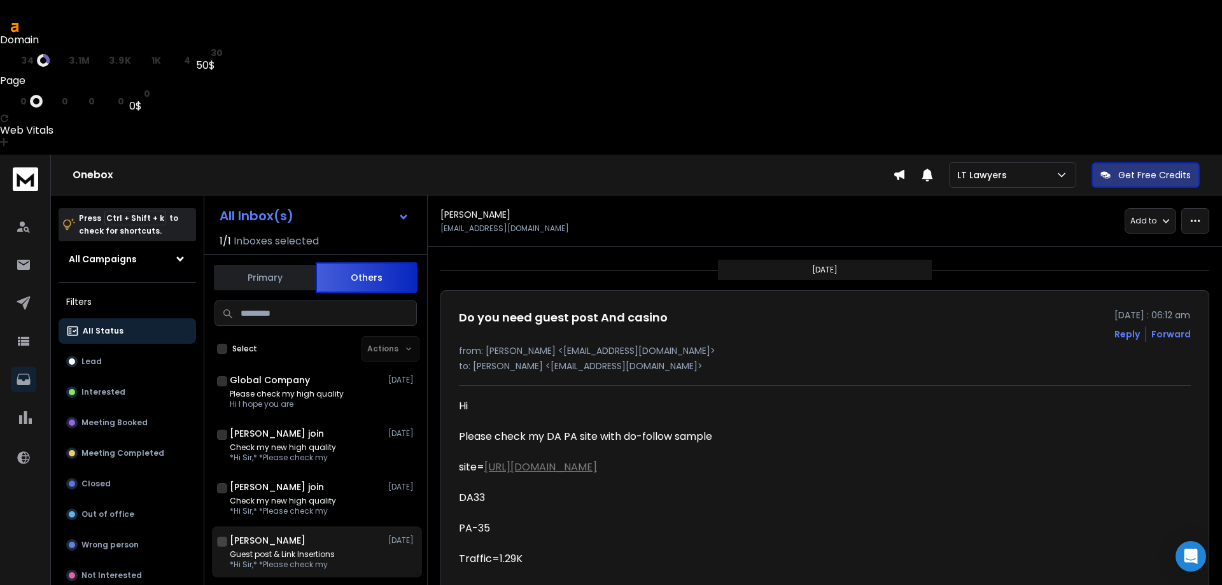
click at [323, 534] on div "Millie Falreya 31 Jul" at bounding box center [323, 540] width 187 height 13
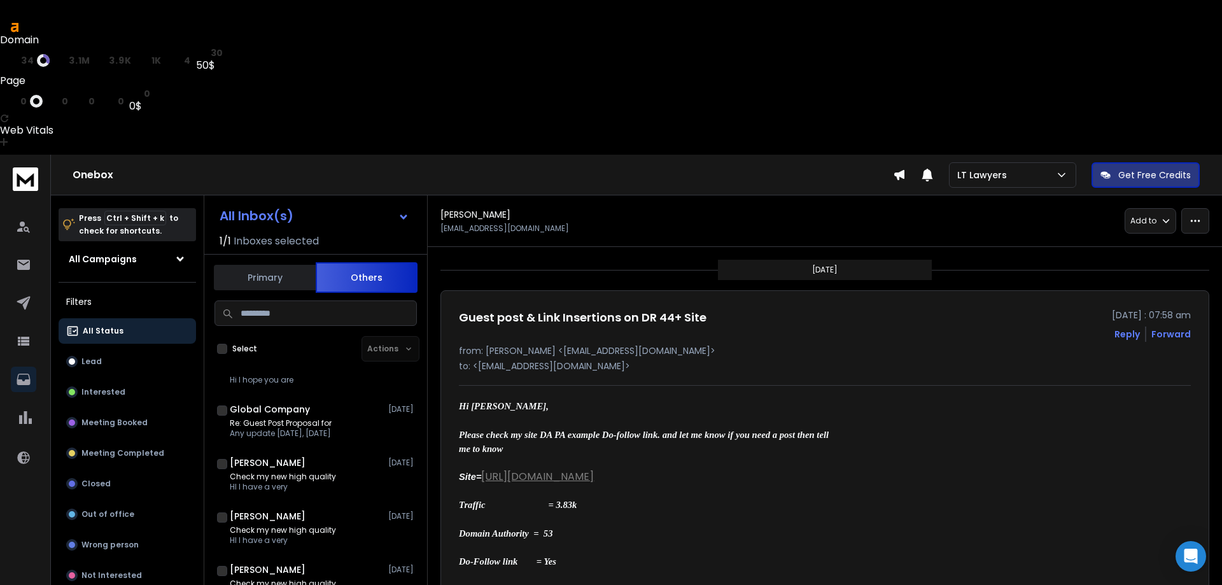
scroll to position [1014, 0]
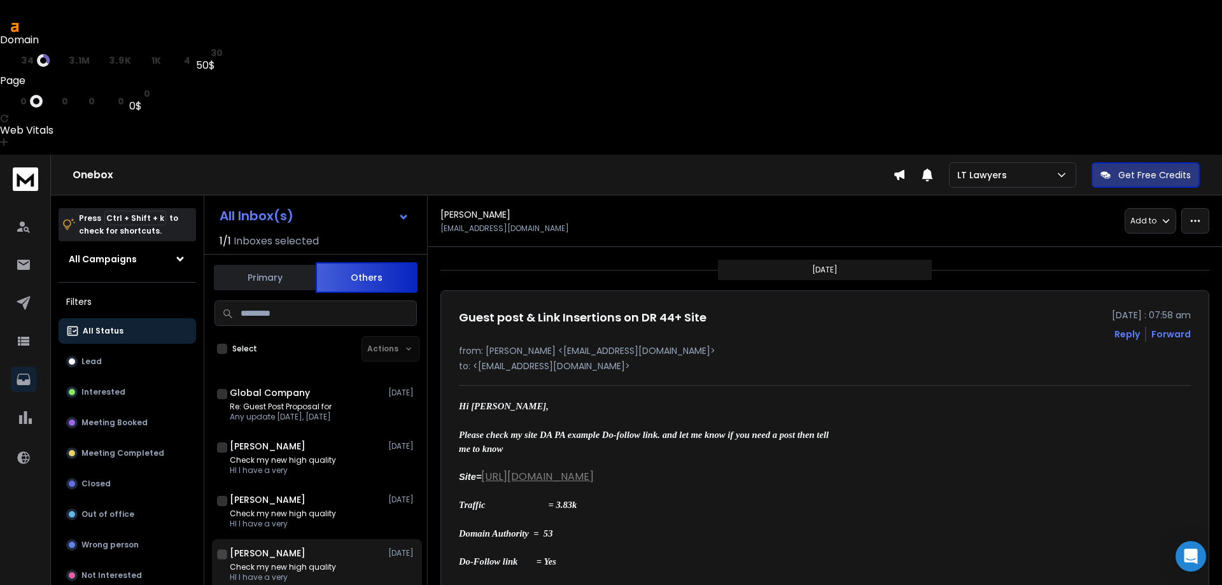
click at [308, 562] on p "Check my new high quality" at bounding box center [283, 567] width 106 height 10
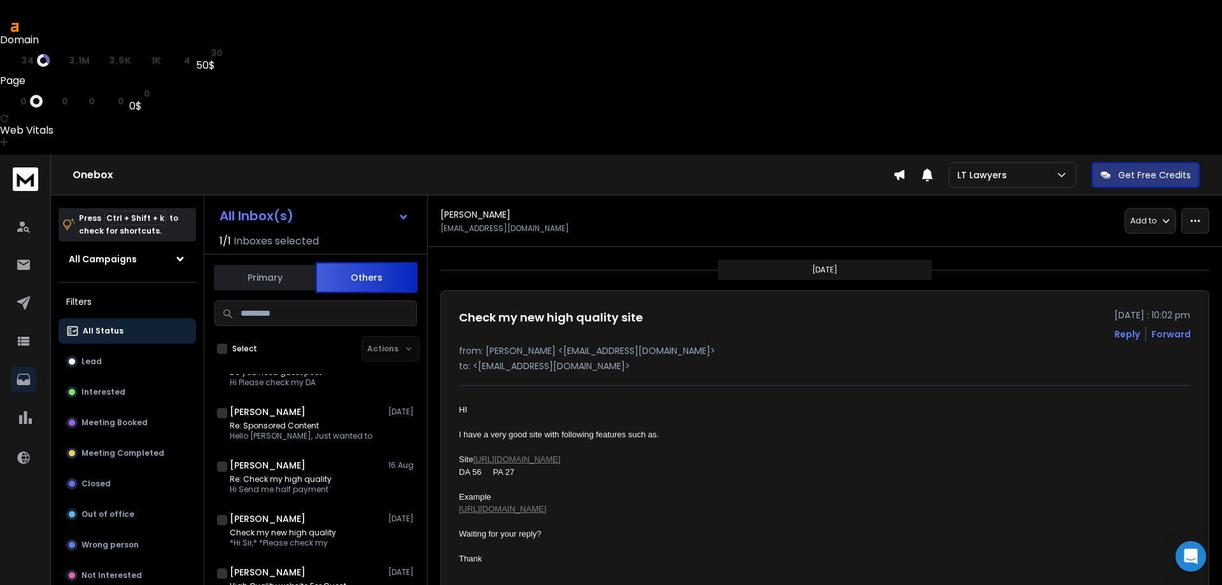
scroll to position [0, 0]
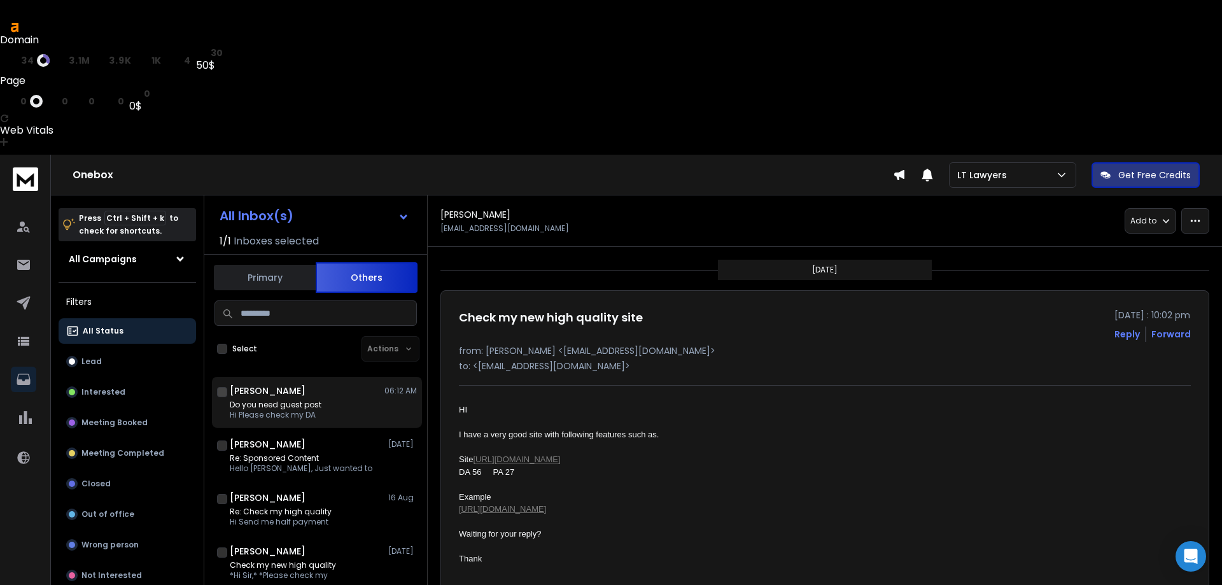
click at [342, 400] on div "Do you need guest post Hi Please check my DA" at bounding box center [323, 410] width 187 height 20
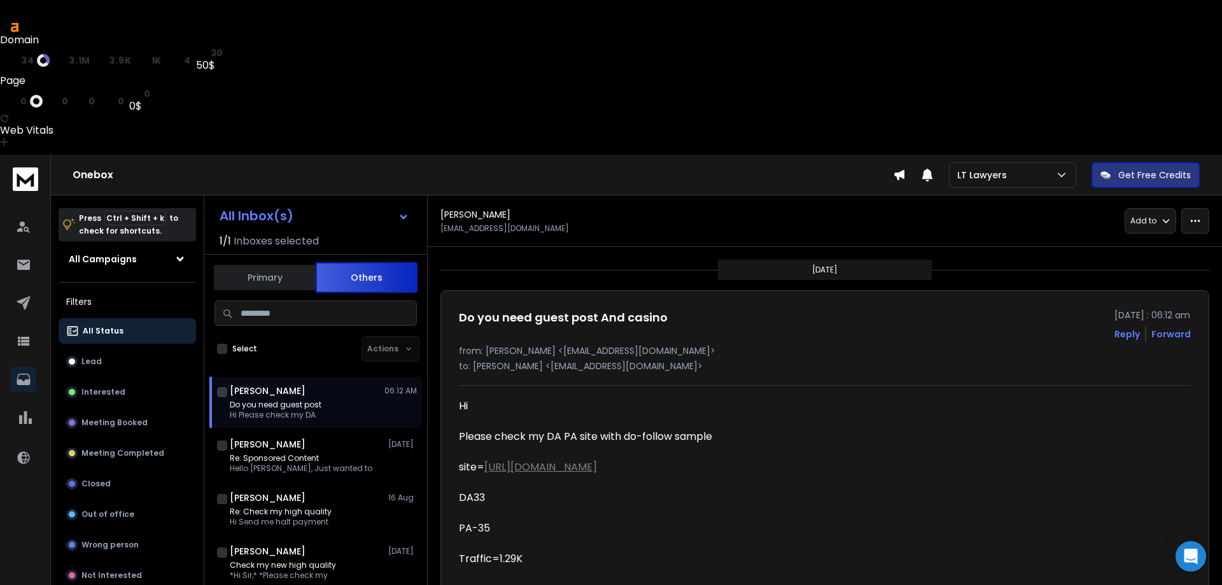
click at [783, 208] on div "Jon Boys JB jonboyslinksale@gmail.com" at bounding box center [630, 220] width 380 height 25
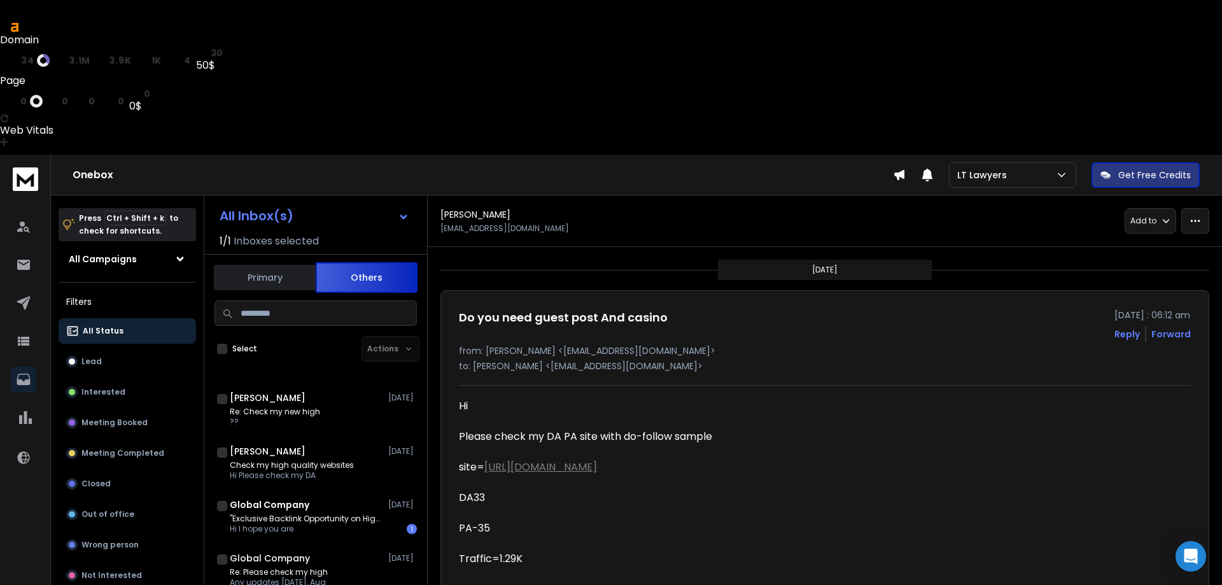
scroll to position [321, 0]
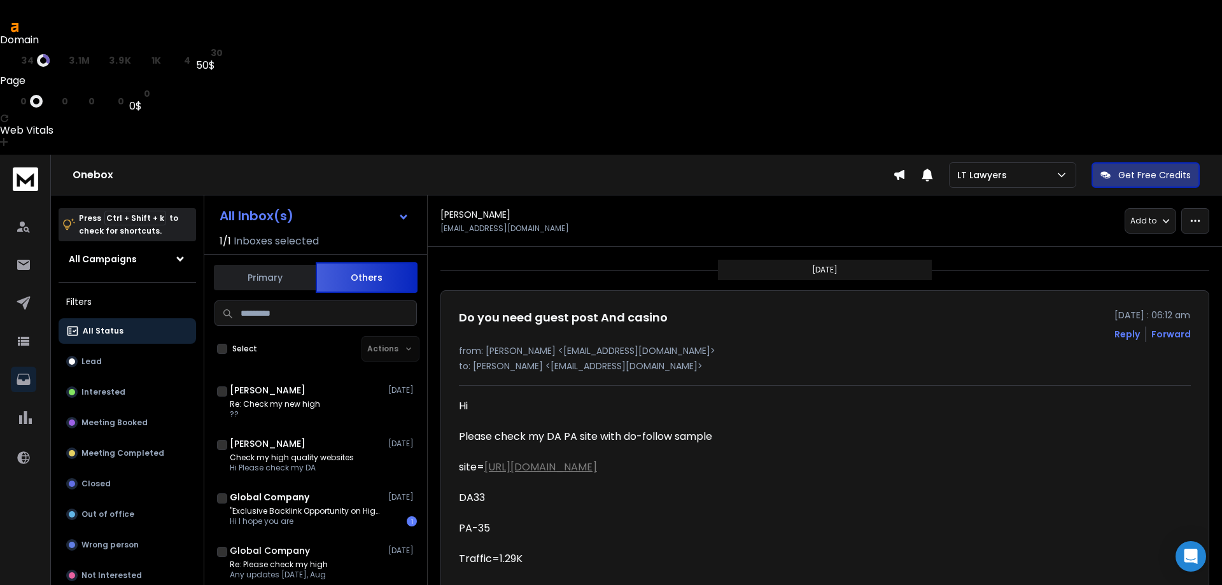
click at [31, 426] on div "H" at bounding box center [25, 447] width 51 height 585
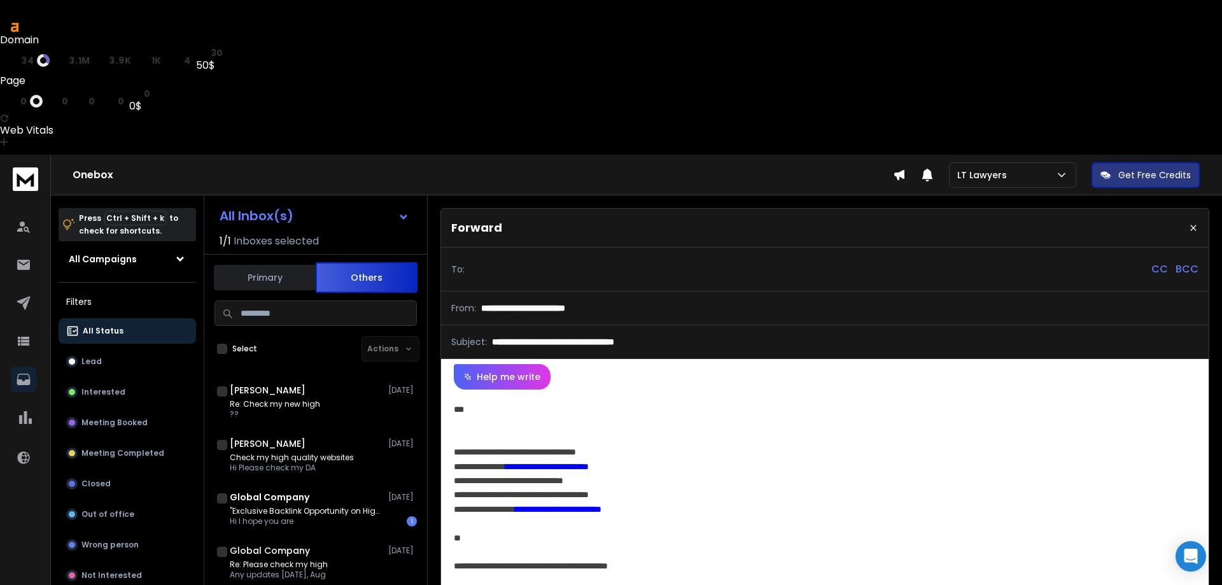
click at [1191, 225] on icon at bounding box center [1193, 228] width 6 height 6
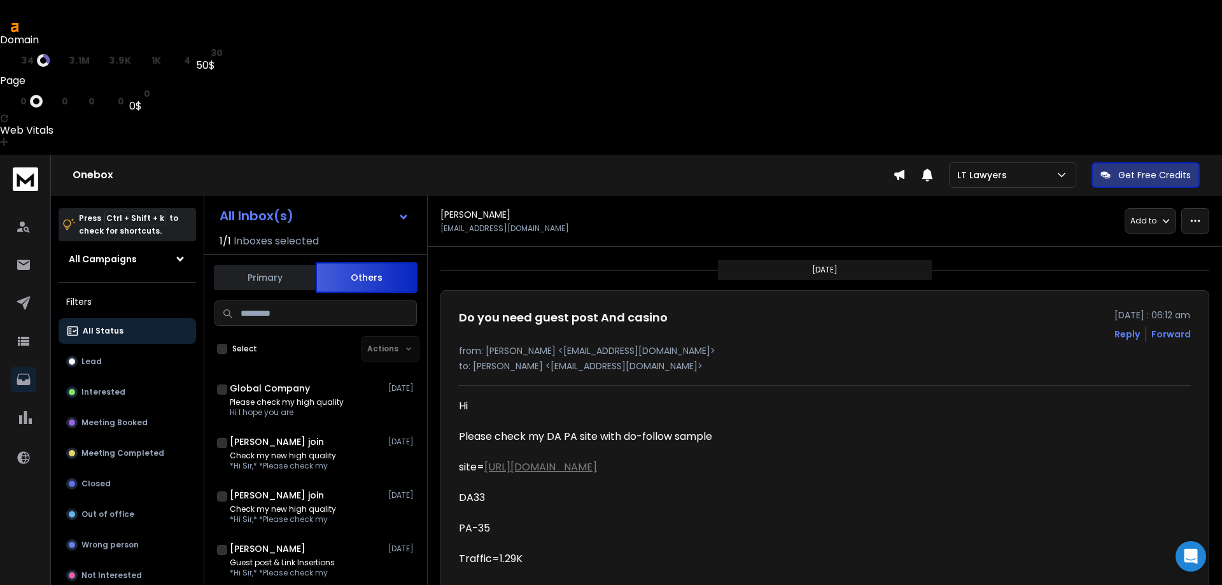
scroll to position [598, 0]
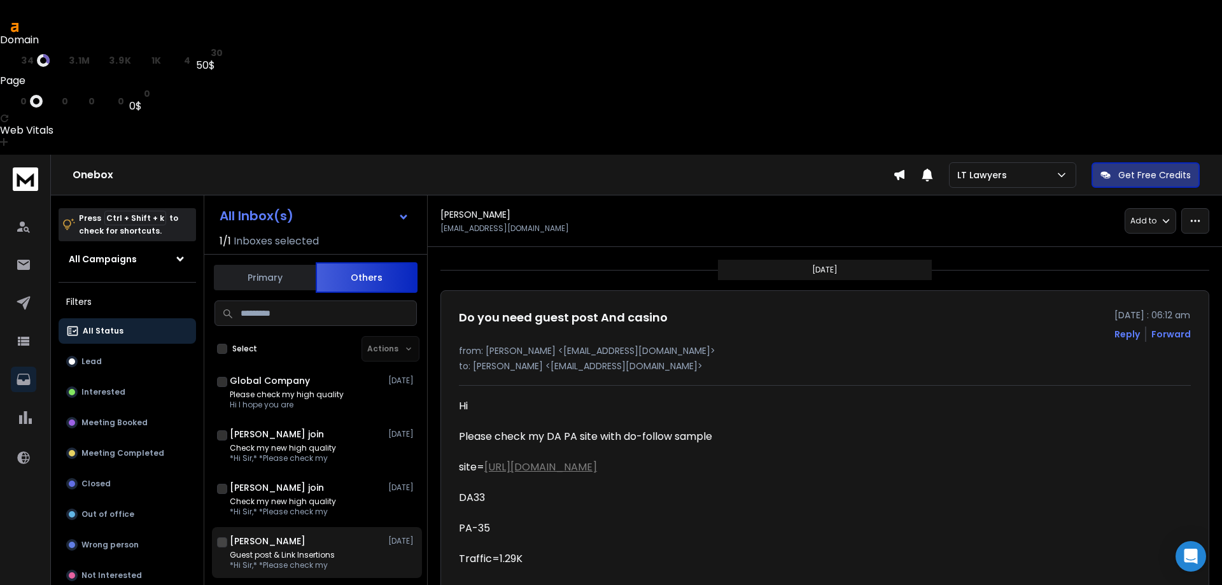
click at [323, 534] on div "Millie Falreya 31 Jul" at bounding box center [323, 540] width 187 height 13
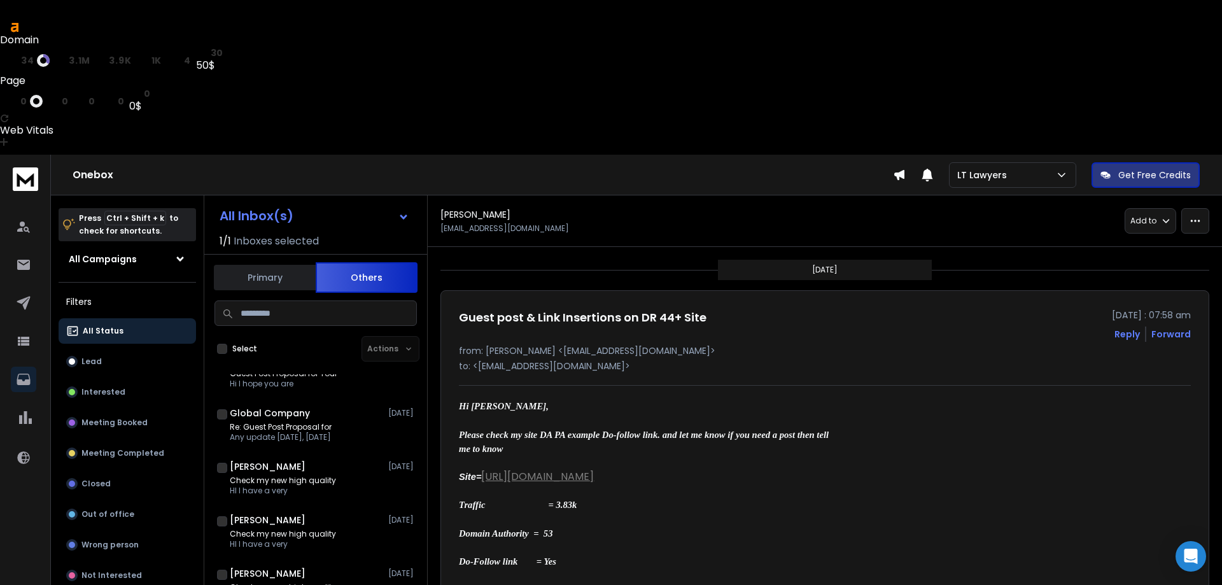
scroll to position [1009, 0]
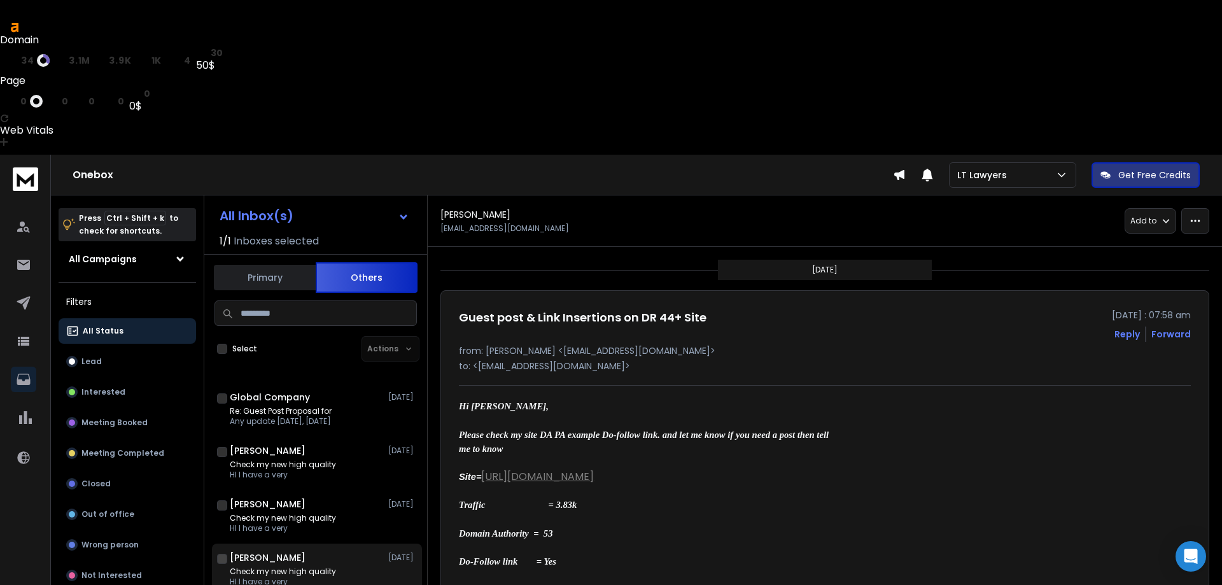
click at [308, 551] on div "Humaira Rajpoot 24 Jul Check my new high quality HI I have a very" at bounding box center [323, 569] width 187 height 36
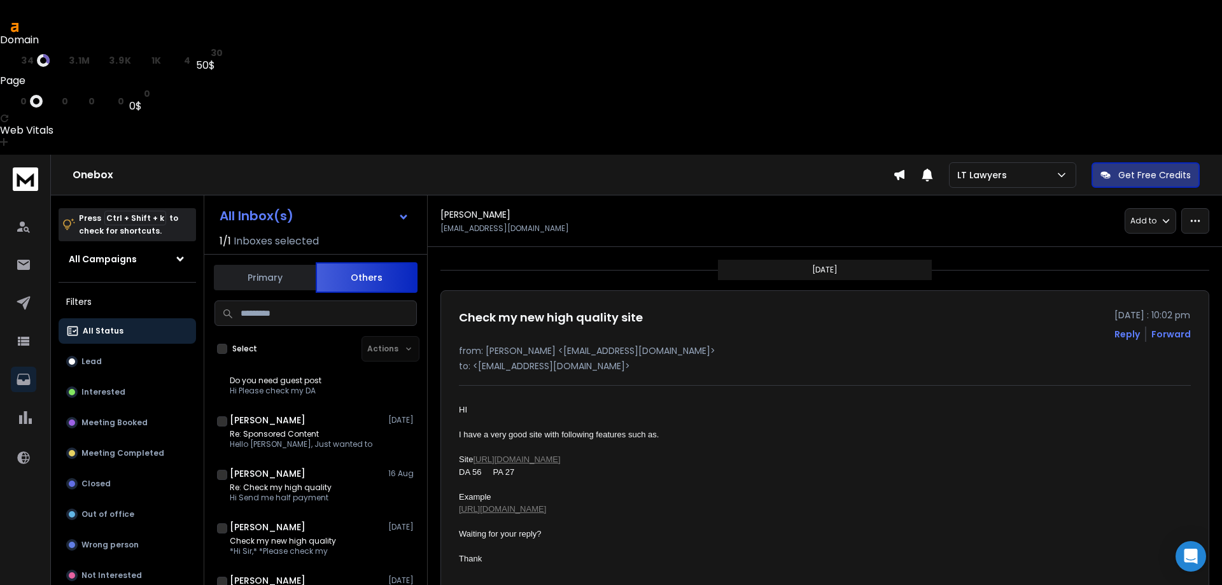
scroll to position [0, 0]
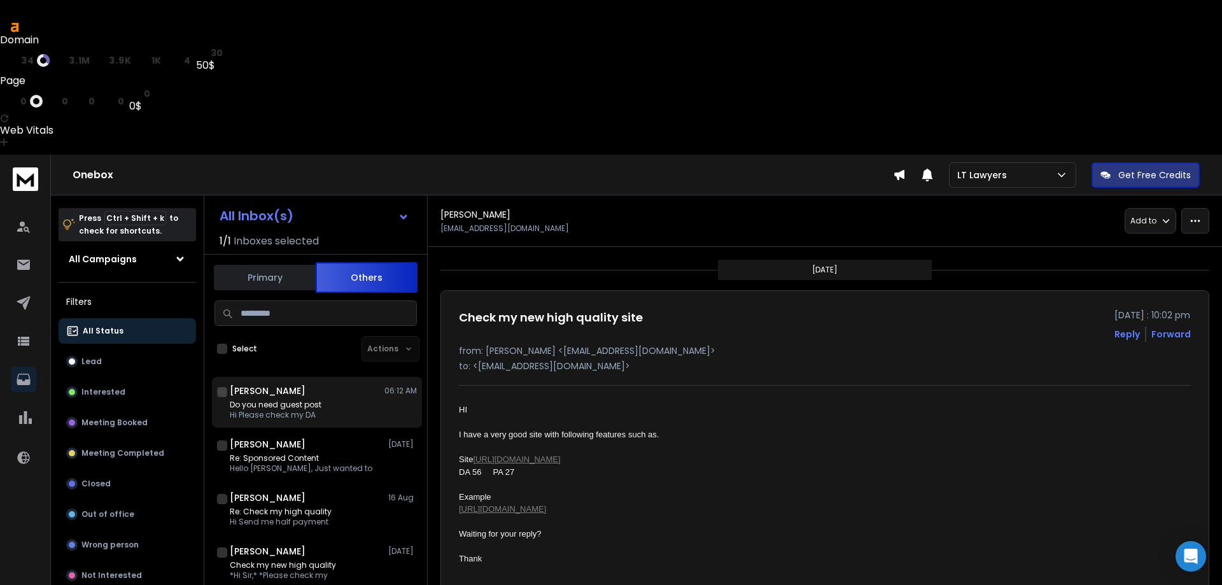
click at [342, 400] on div "Do you need guest post Hi Please check my DA" at bounding box center [323, 410] width 187 height 20
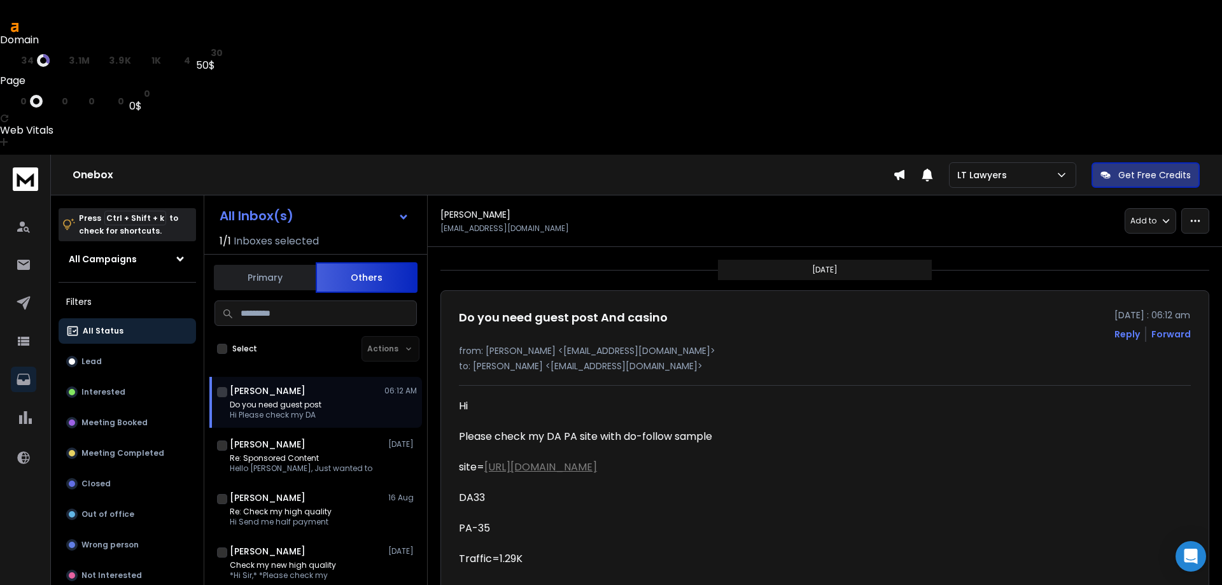
click at [783, 208] on div "Jon Boys JB jonboyslinksale@gmail.com" at bounding box center [630, 220] width 380 height 25
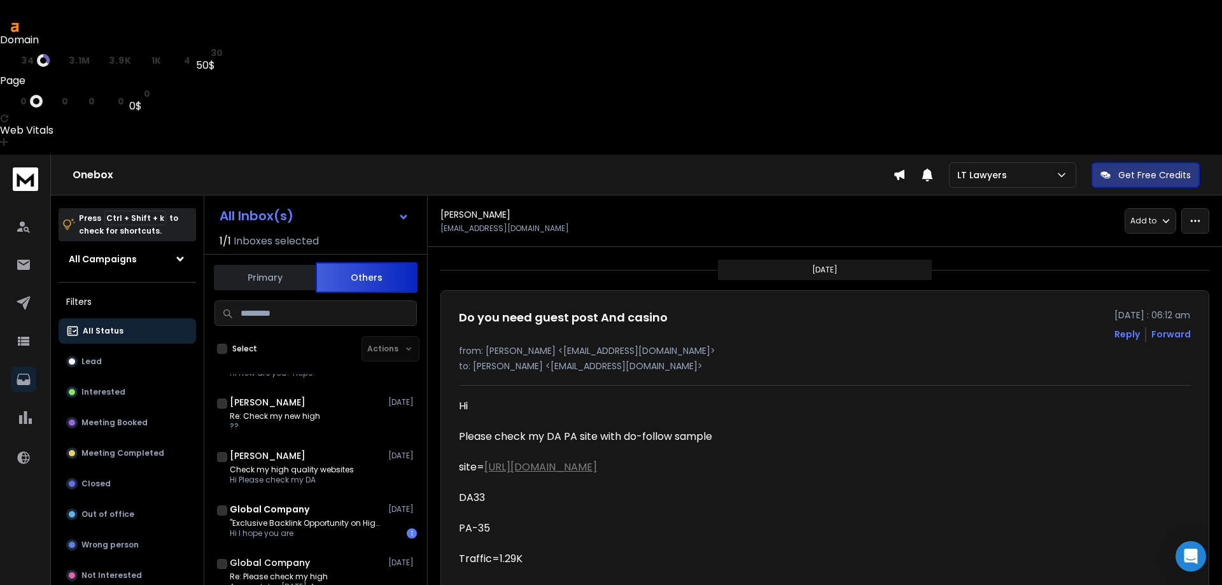
scroll to position [321, 0]
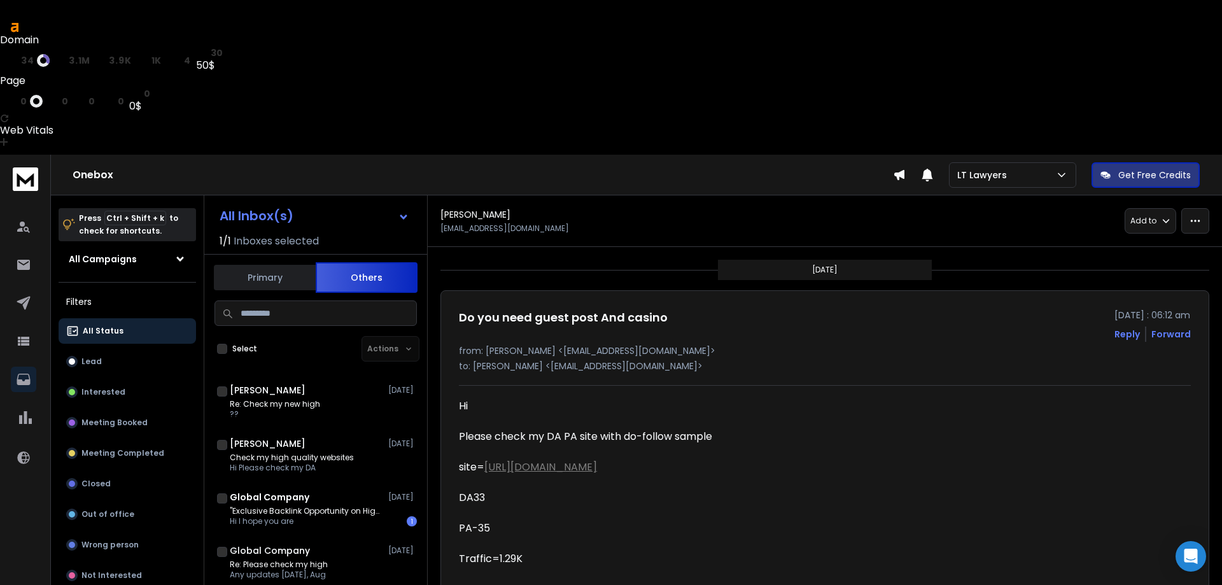
click at [31, 426] on div "H" at bounding box center [25, 447] width 51 height 585
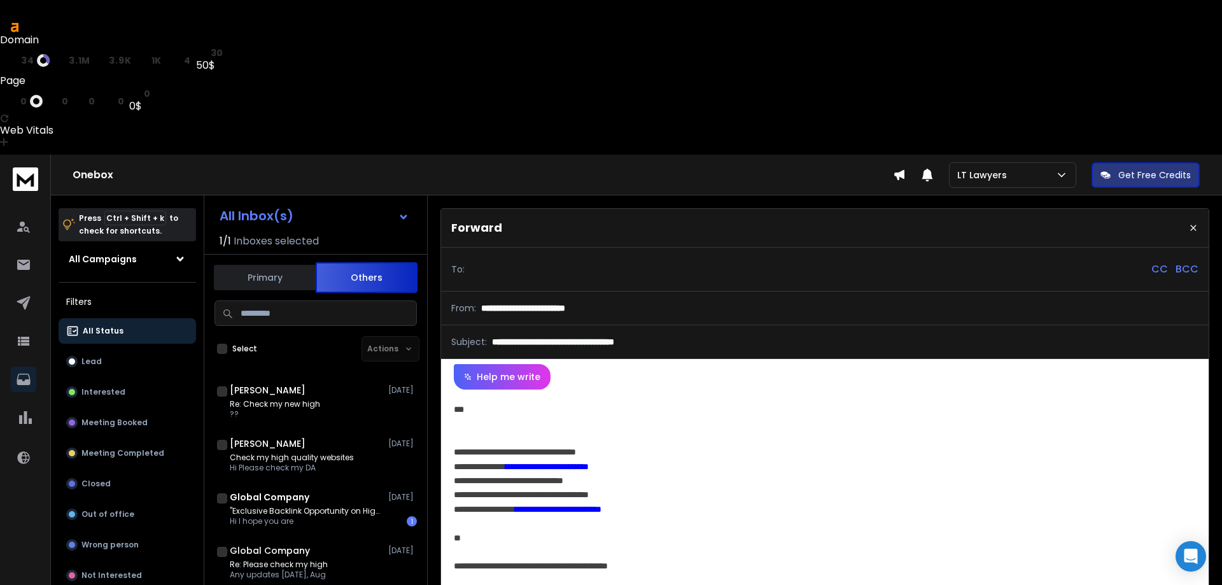
click at [1191, 225] on icon at bounding box center [1193, 228] width 6 height 6
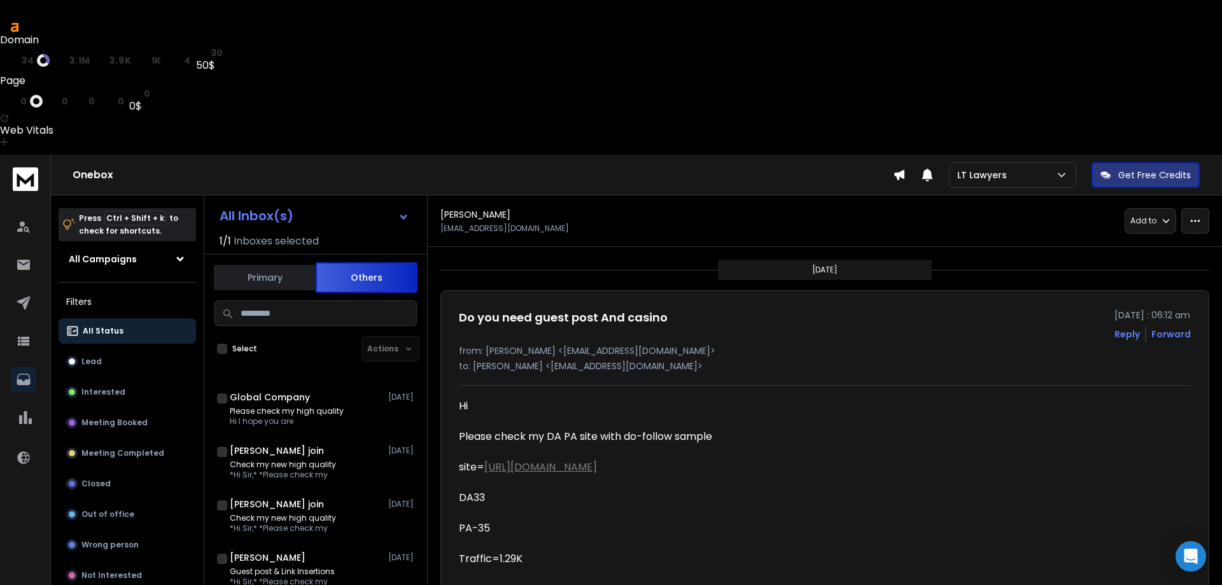
scroll to position [599, 0]
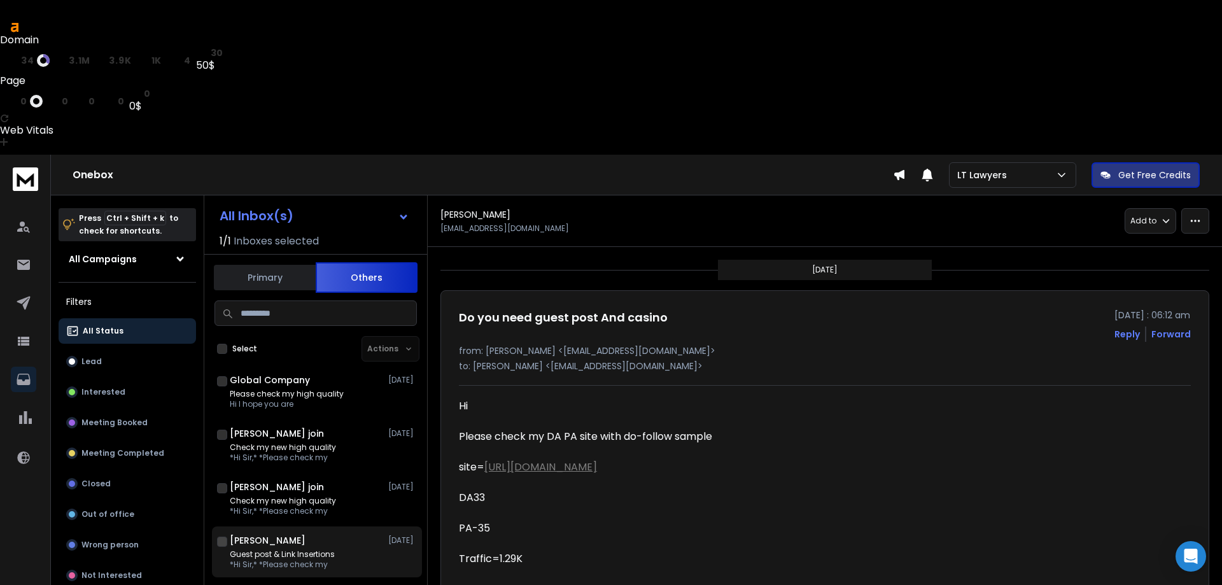
click at [323, 534] on div "Millie Falreya 31 Jul" at bounding box center [323, 540] width 187 height 13
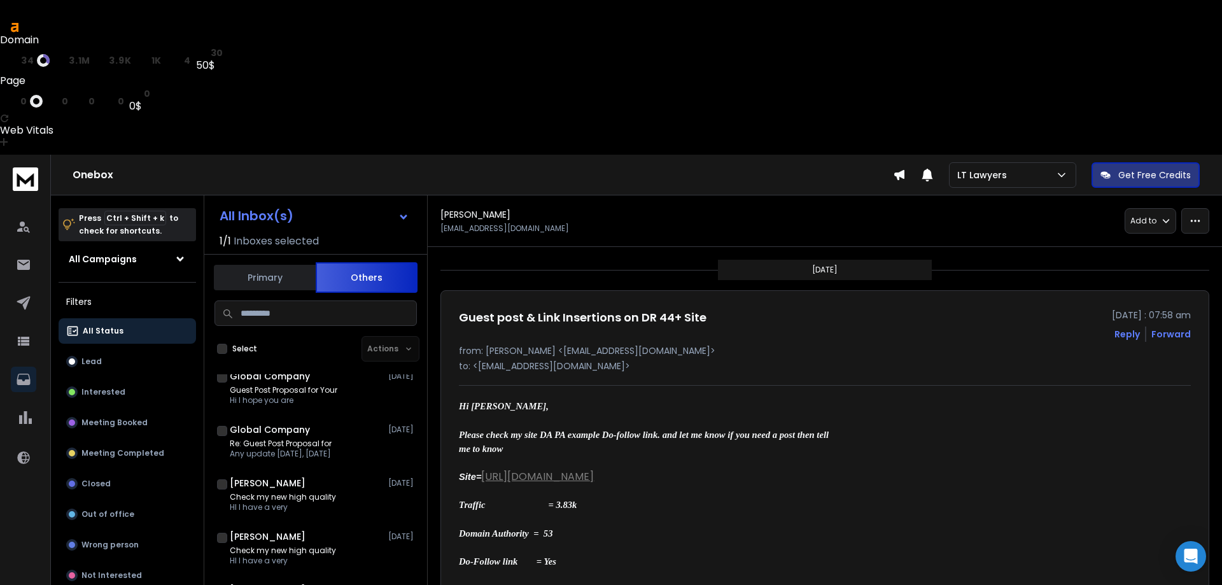
scroll to position [1014, 0]
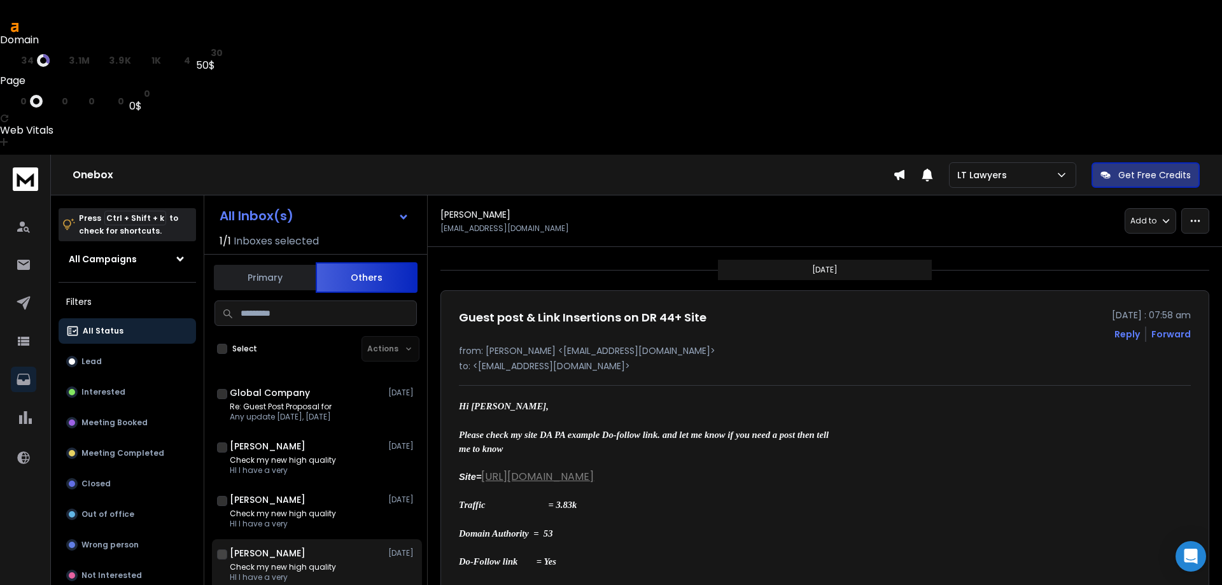
click at [308, 562] on p "Check my new high quality" at bounding box center [283, 567] width 106 height 10
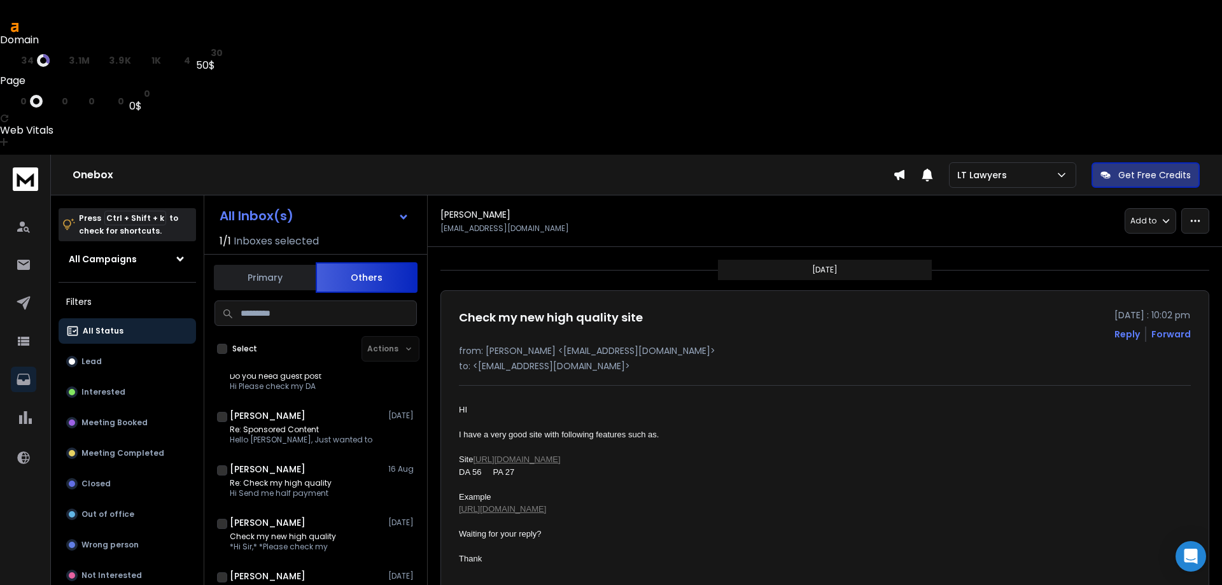
scroll to position [0, 0]
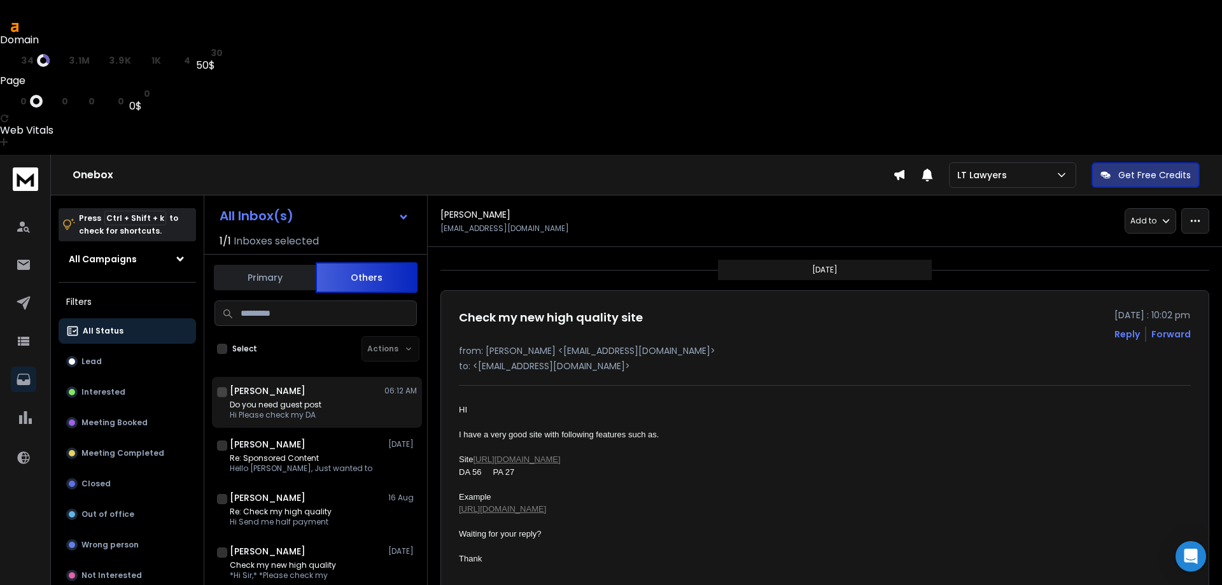
click at [342, 400] on div "Do you need guest post Hi Please check my DA" at bounding box center [323, 410] width 187 height 20
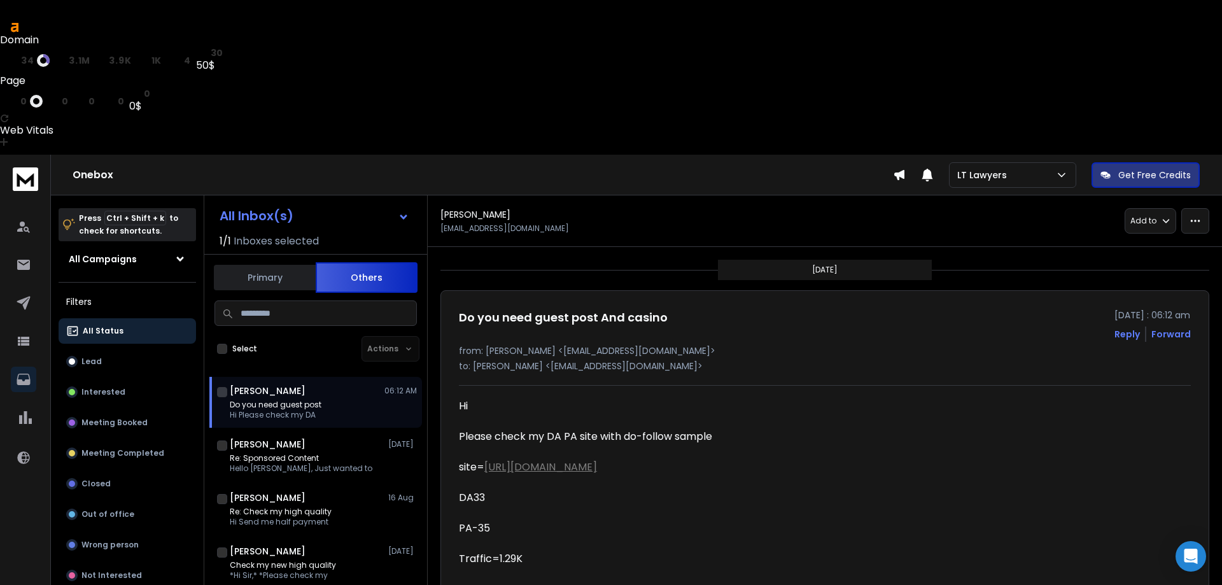
click at [783, 208] on div "Jon Boys JB jonboyslinksale@gmail.com" at bounding box center [630, 220] width 380 height 25
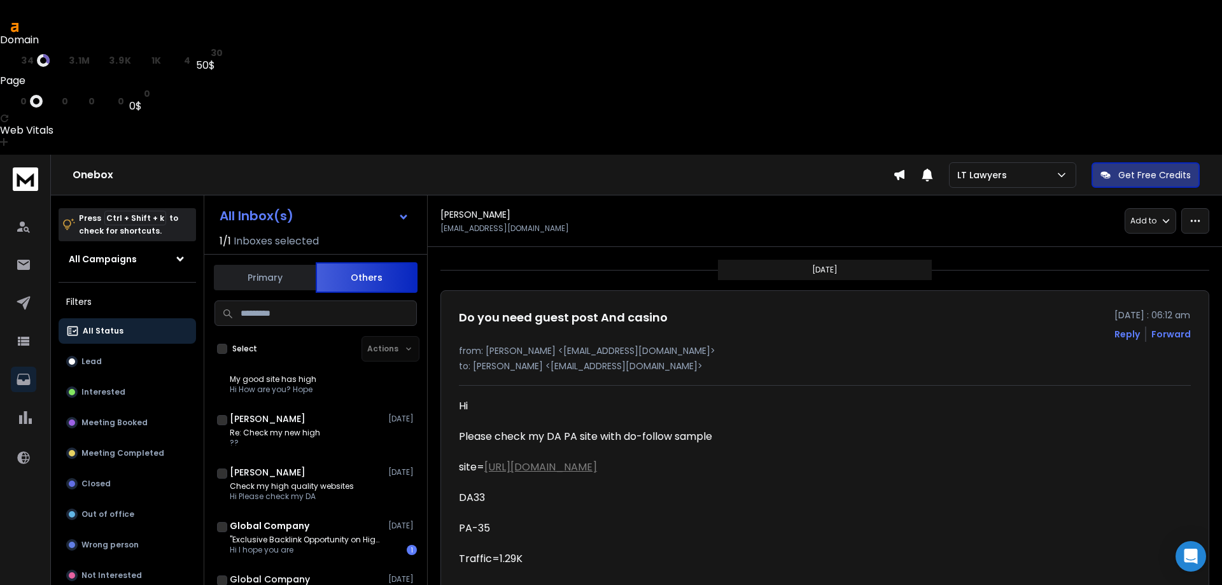
scroll to position [321, 0]
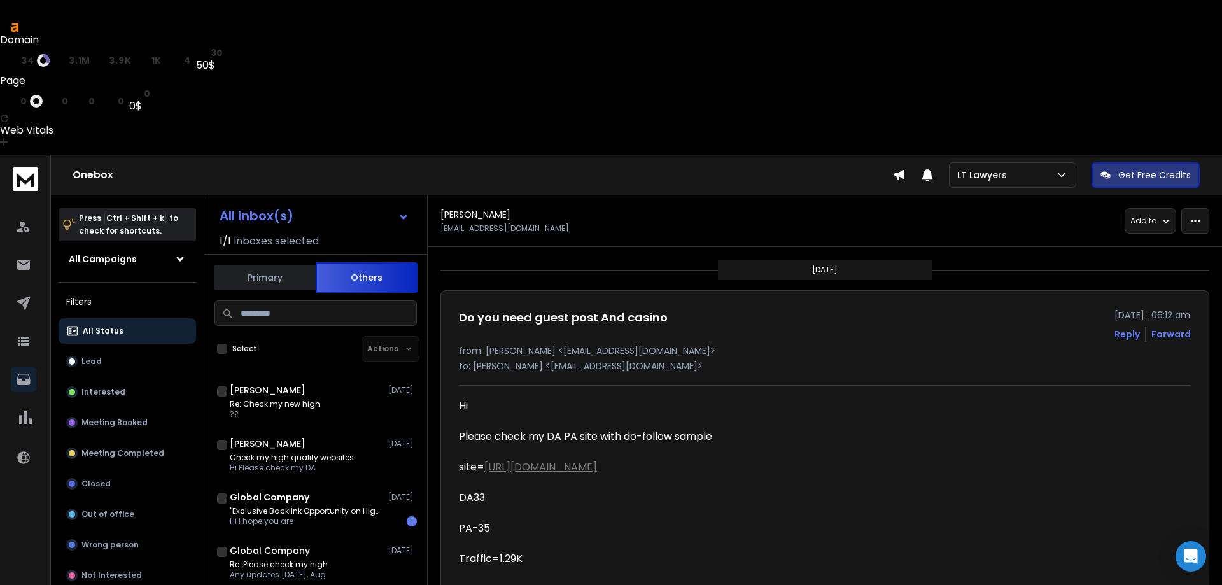
click at [31, 426] on div "H" at bounding box center [25, 447] width 51 height 585
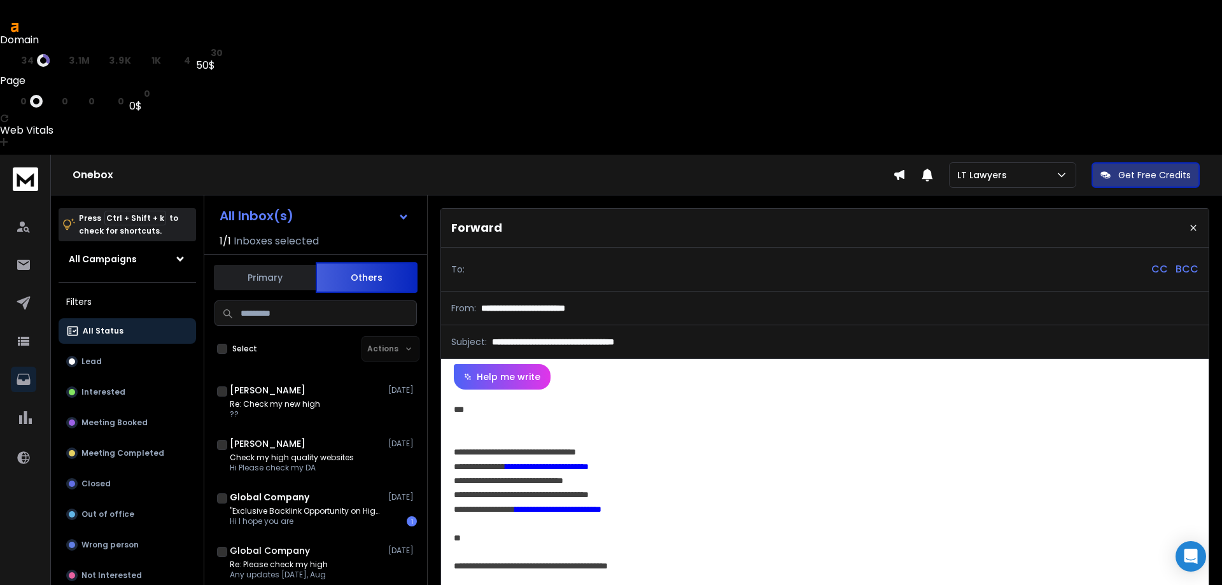
click at [1191, 225] on icon at bounding box center [1193, 228] width 6 height 6
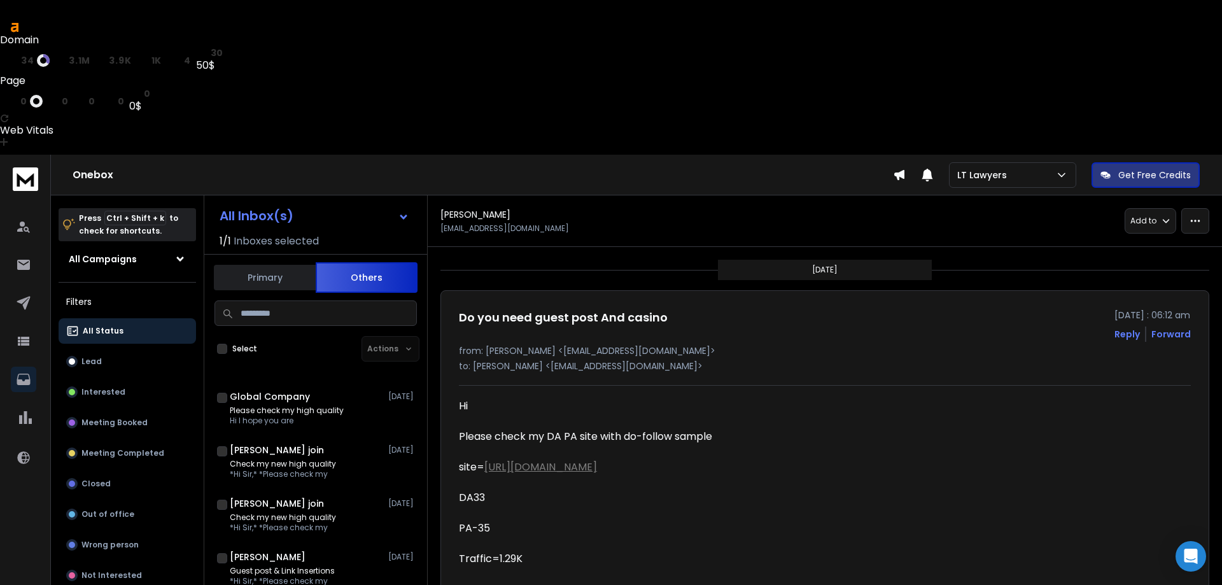
scroll to position [599, 0]
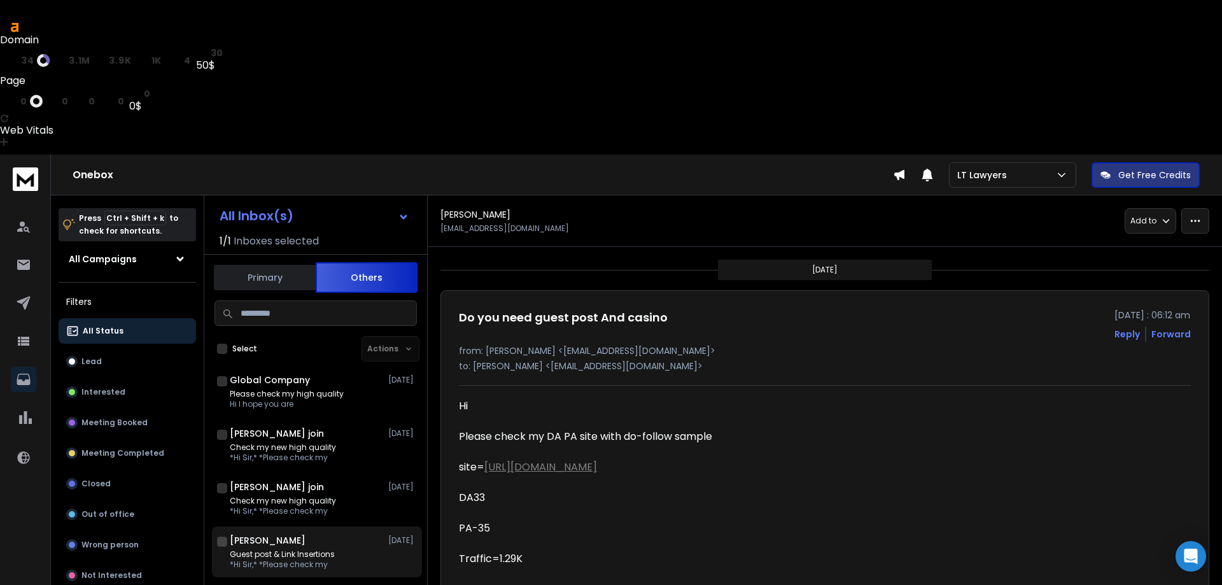
click at [323, 534] on div "Millie Falreya 31 Jul" at bounding box center [323, 540] width 187 height 13
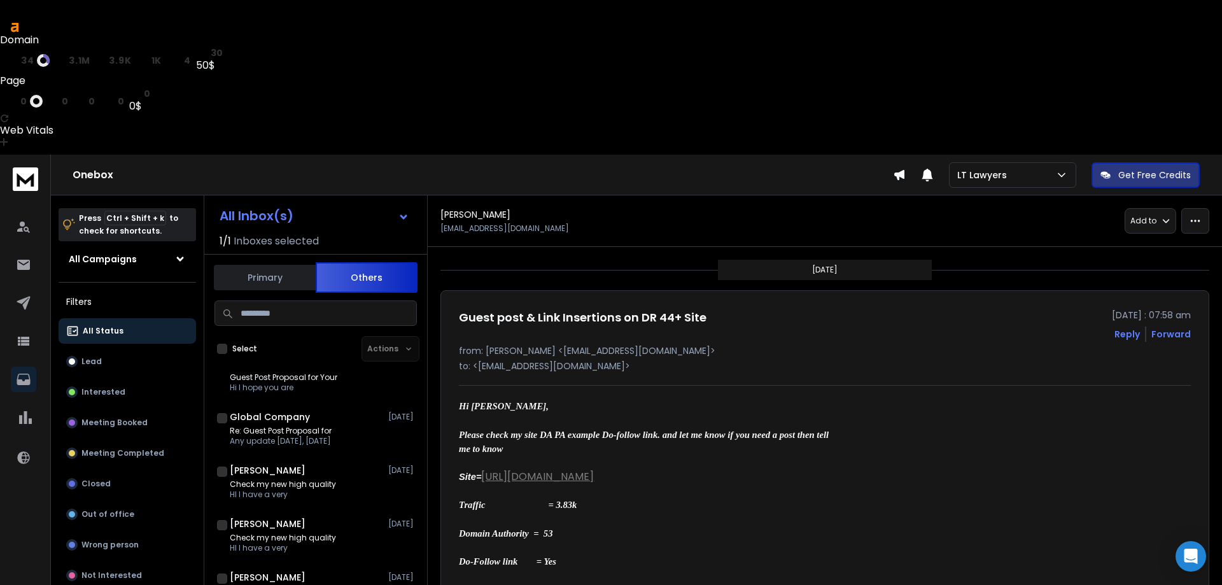
scroll to position [1013, 0]
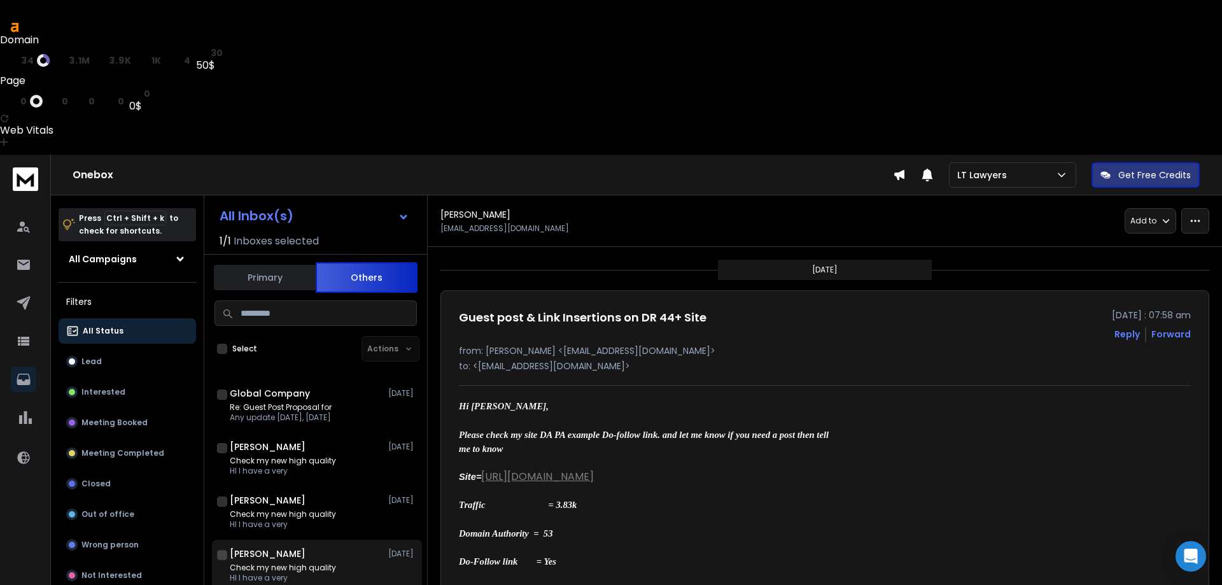
click at [308, 562] on p "Check my new high quality" at bounding box center [283, 567] width 106 height 10
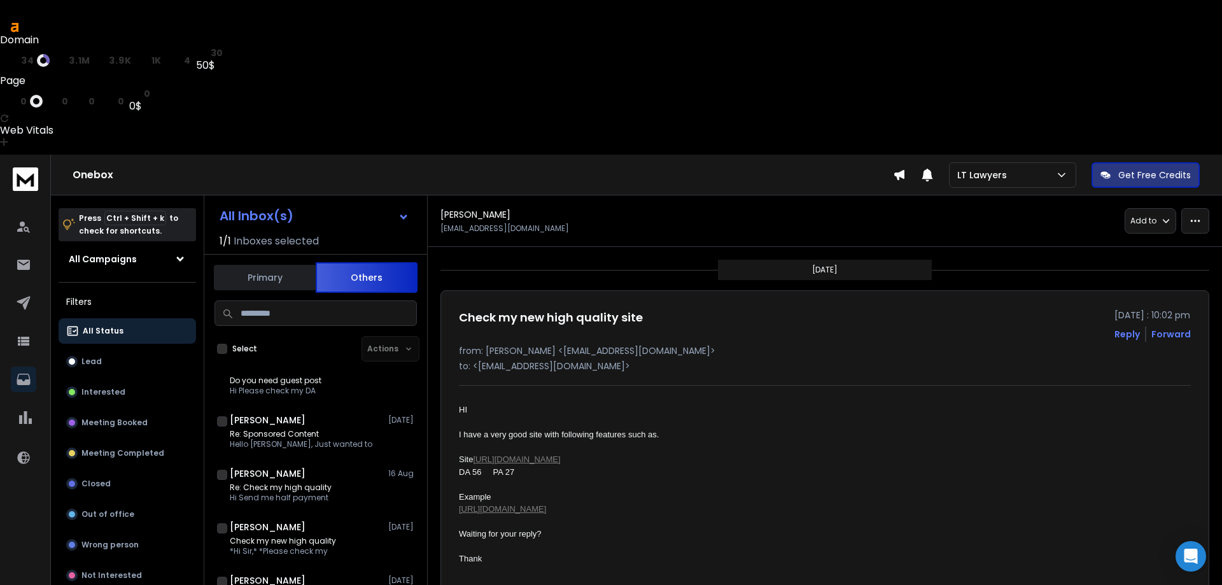
scroll to position [0, 0]
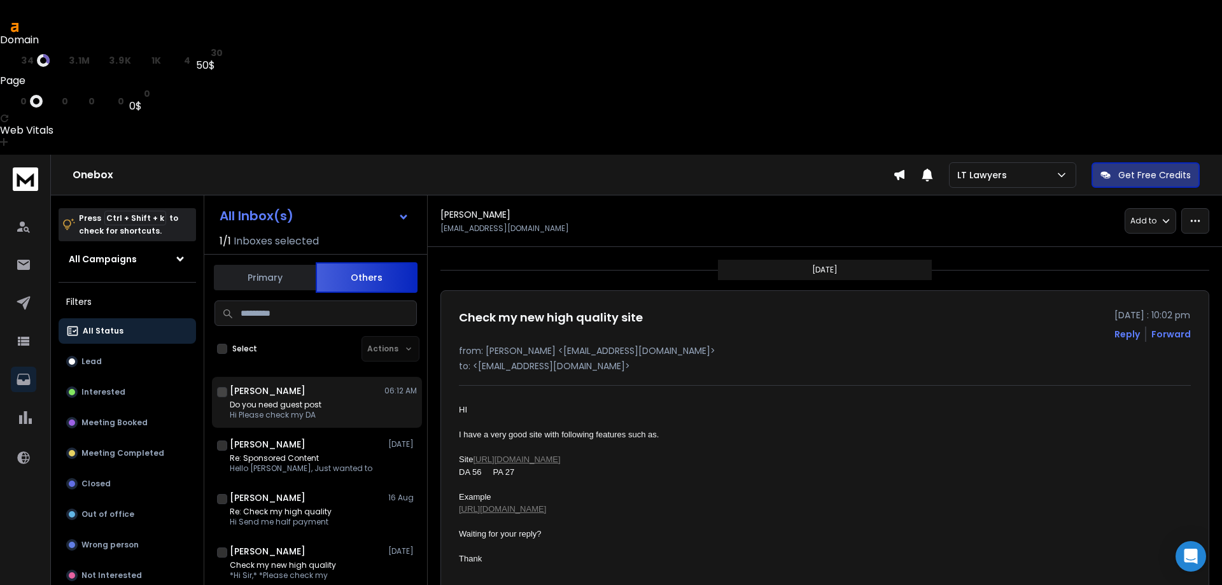
click at [342, 400] on div "Do you need guest post Hi Please check my DA" at bounding box center [323, 410] width 187 height 20
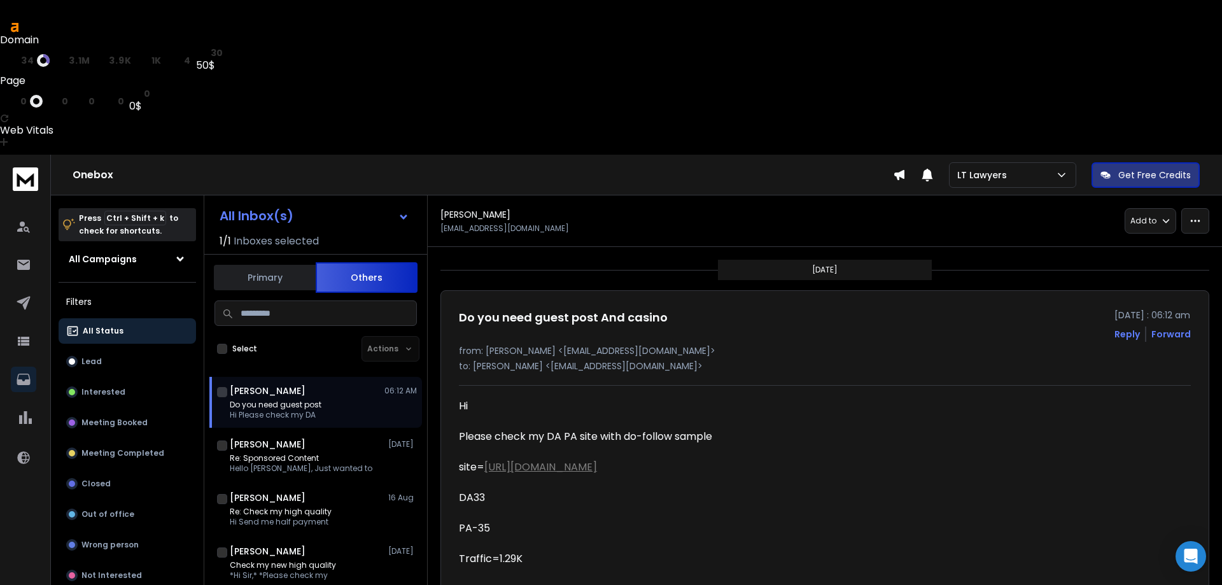
click at [783, 208] on div "Jon Boys JB jonboyslinksale@gmail.com" at bounding box center [630, 220] width 380 height 25
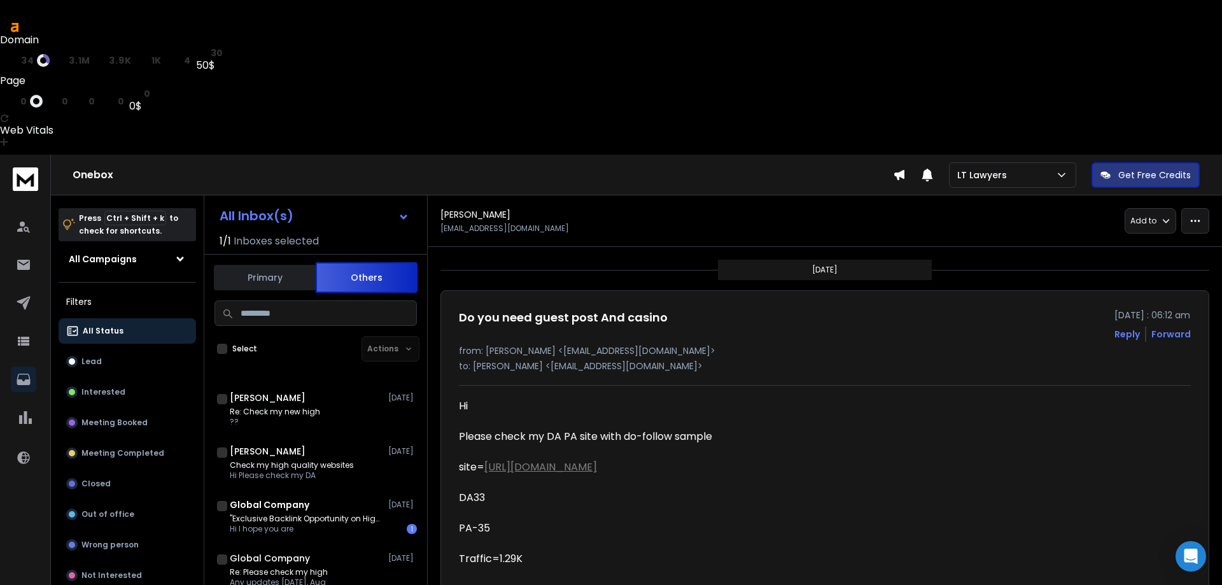
scroll to position [321, 0]
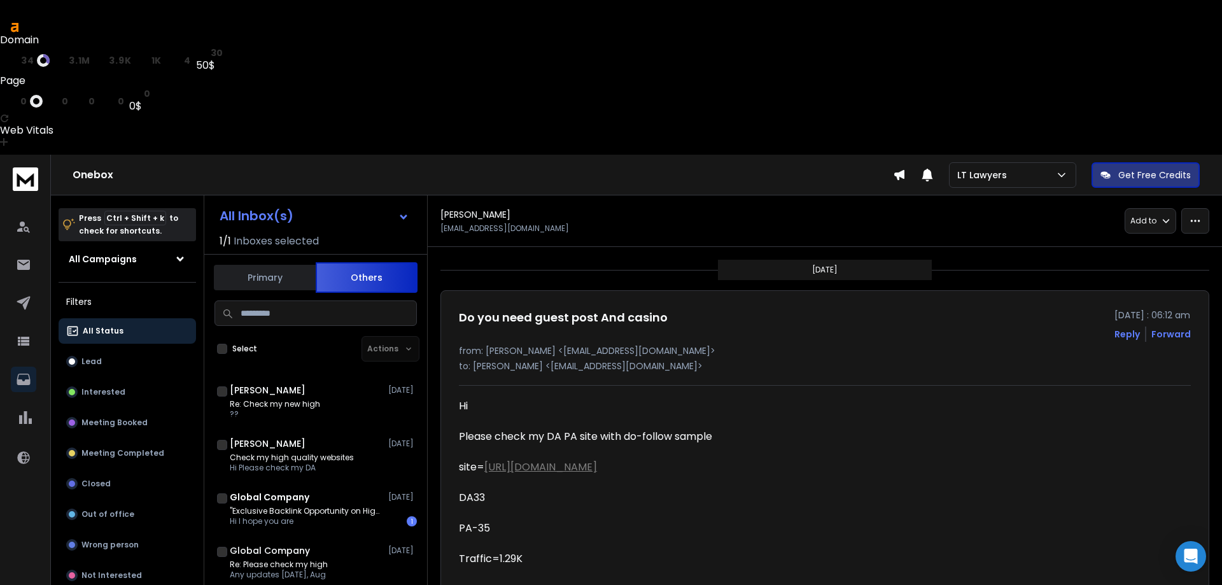
click at [31, 426] on div "H" at bounding box center [25, 447] width 51 height 585
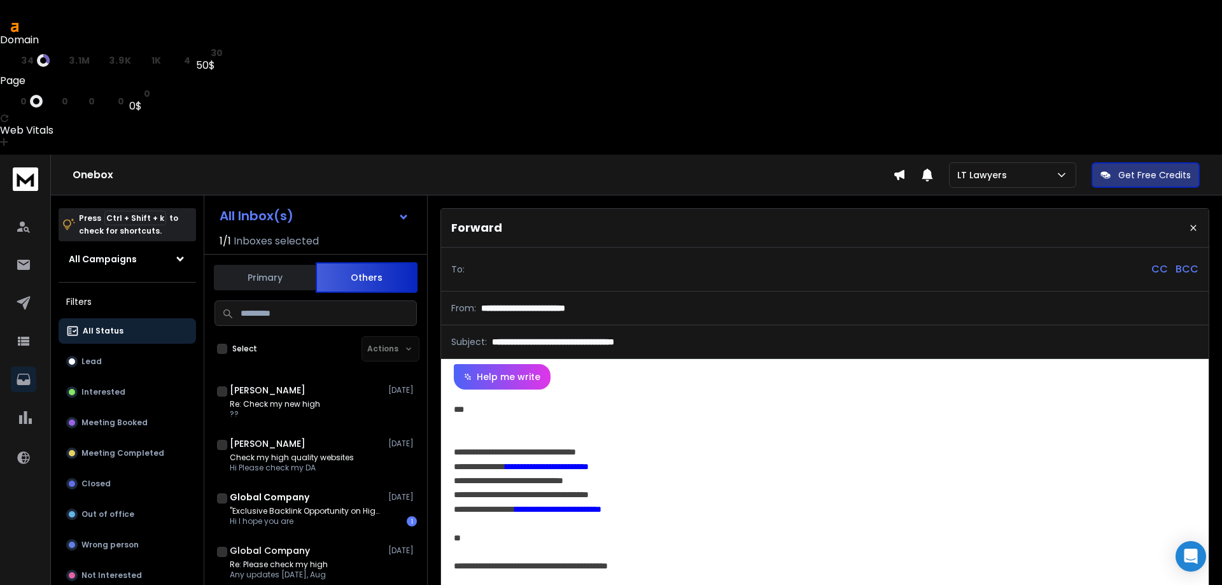
click at [1191, 225] on icon at bounding box center [1193, 228] width 6 height 6
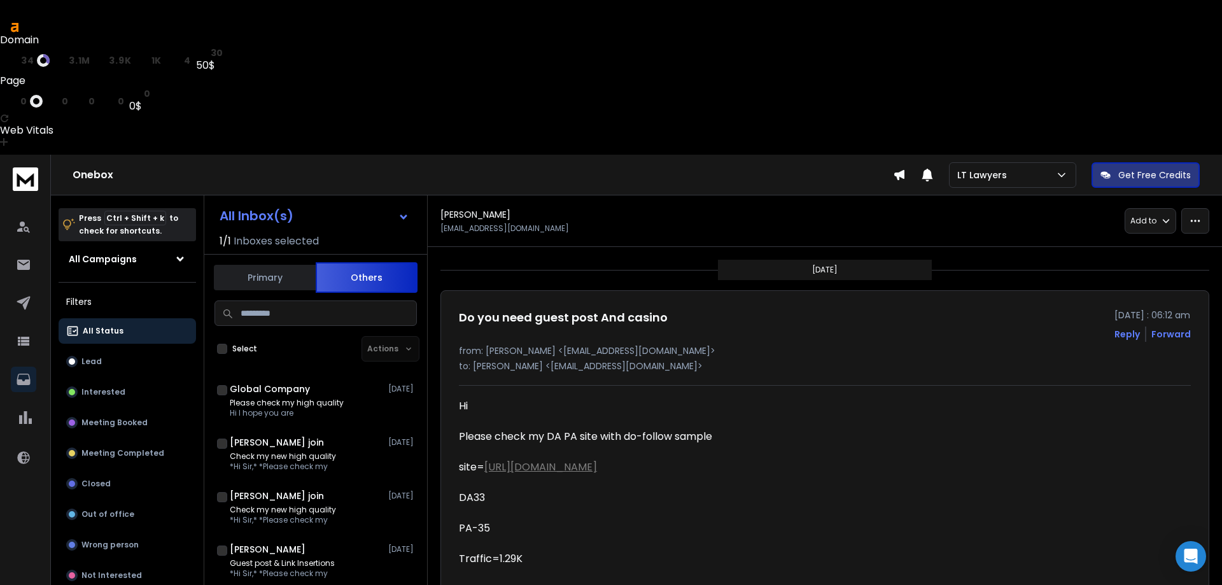
scroll to position [599, 0]
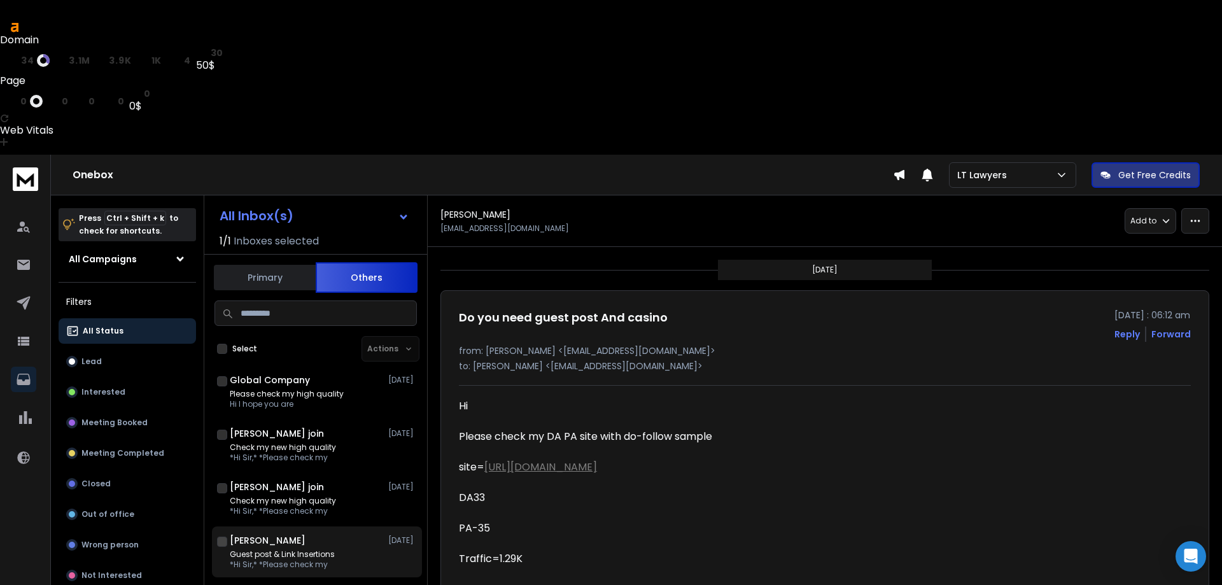
click at [323, 534] on div "Millie Falreya 31 Jul" at bounding box center [323, 540] width 187 height 13
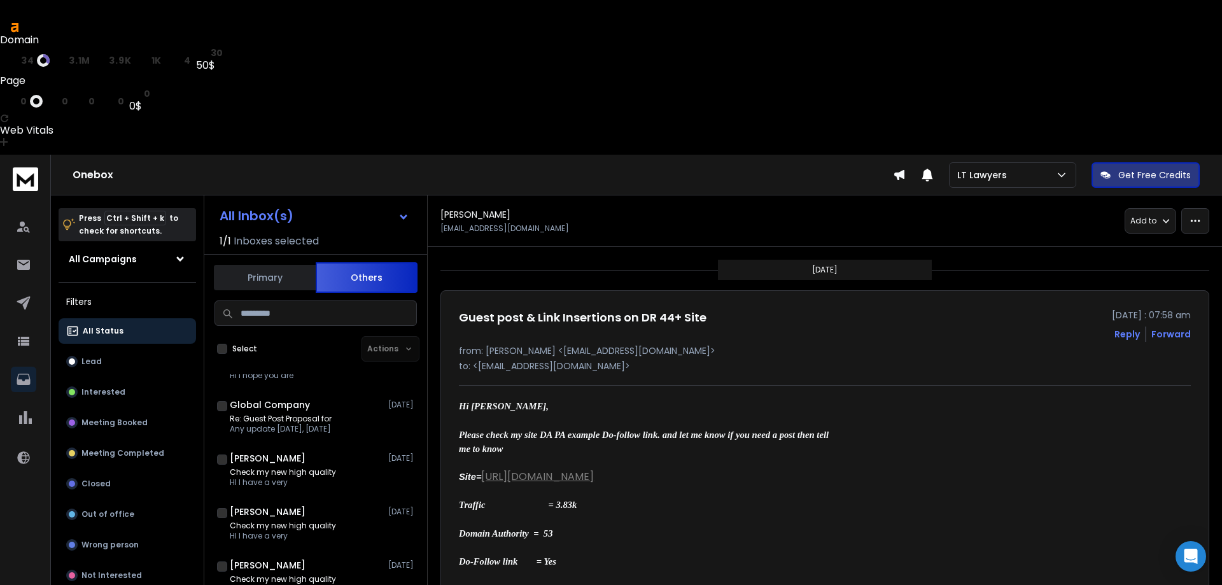
scroll to position [1013, 0]
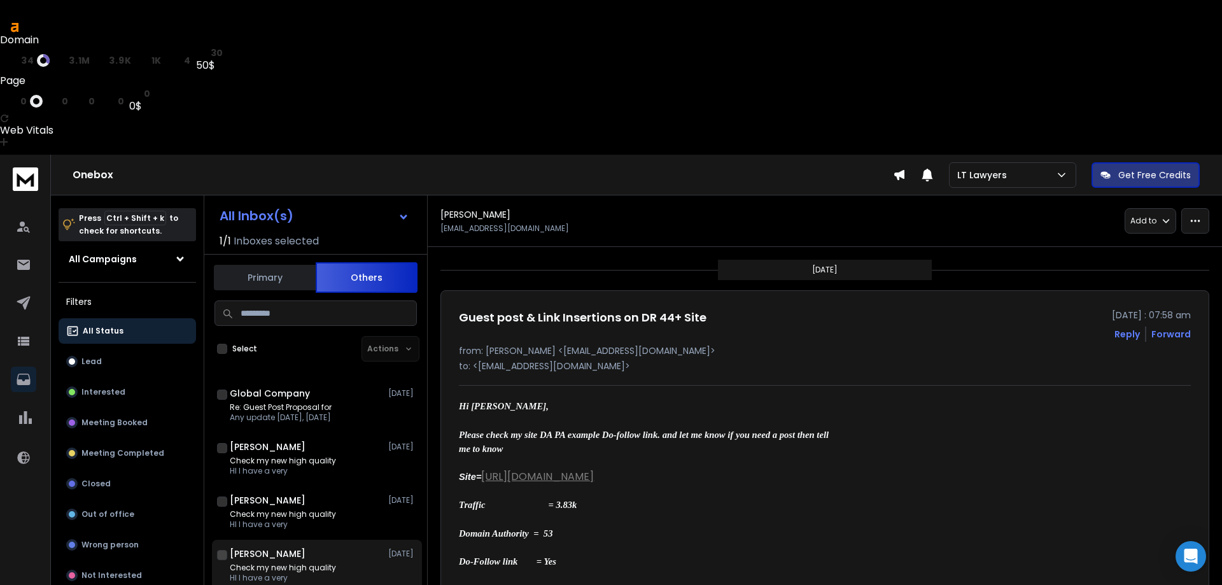
click at [308, 562] on p "Check my new high quality" at bounding box center [283, 567] width 106 height 10
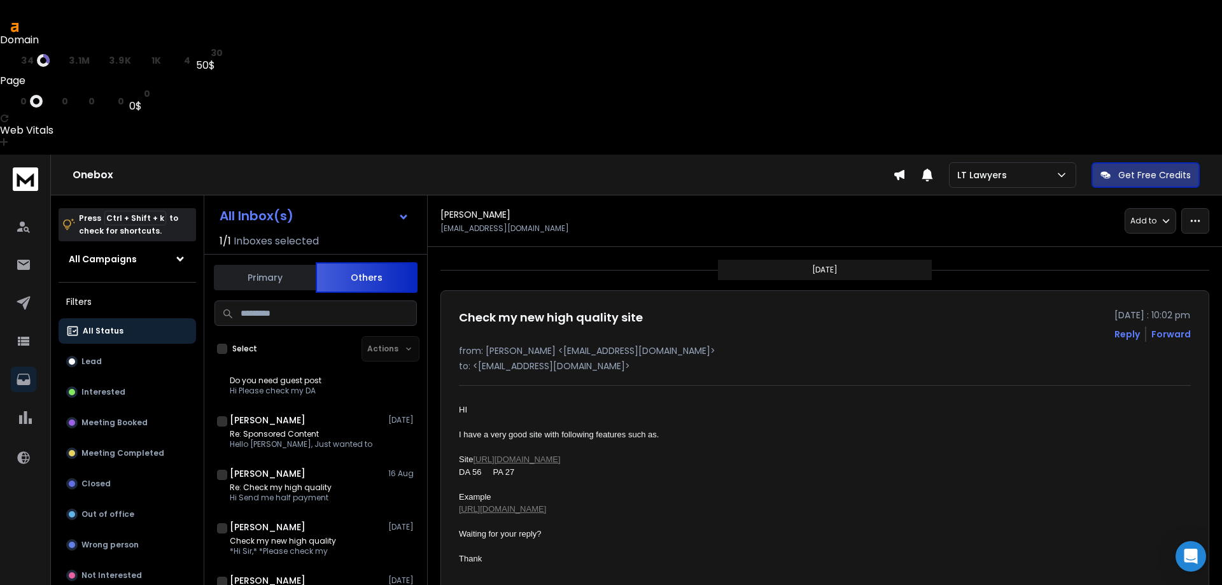
scroll to position [0, 0]
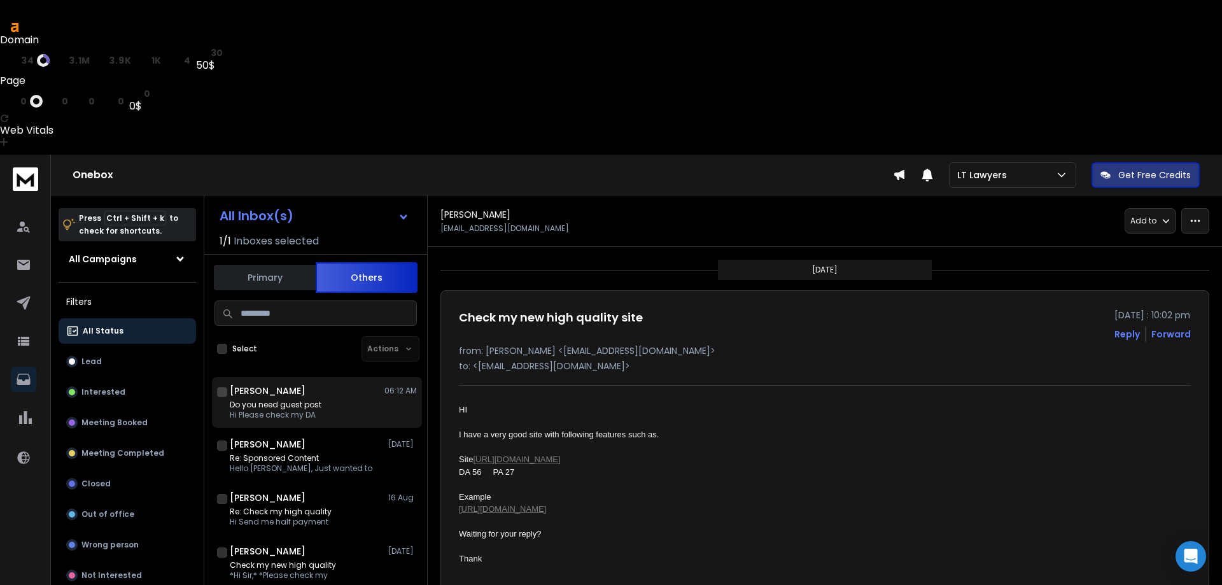
click at [342, 400] on div "Do you need guest post Hi Please check my DA" at bounding box center [323, 410] width 187 height 20
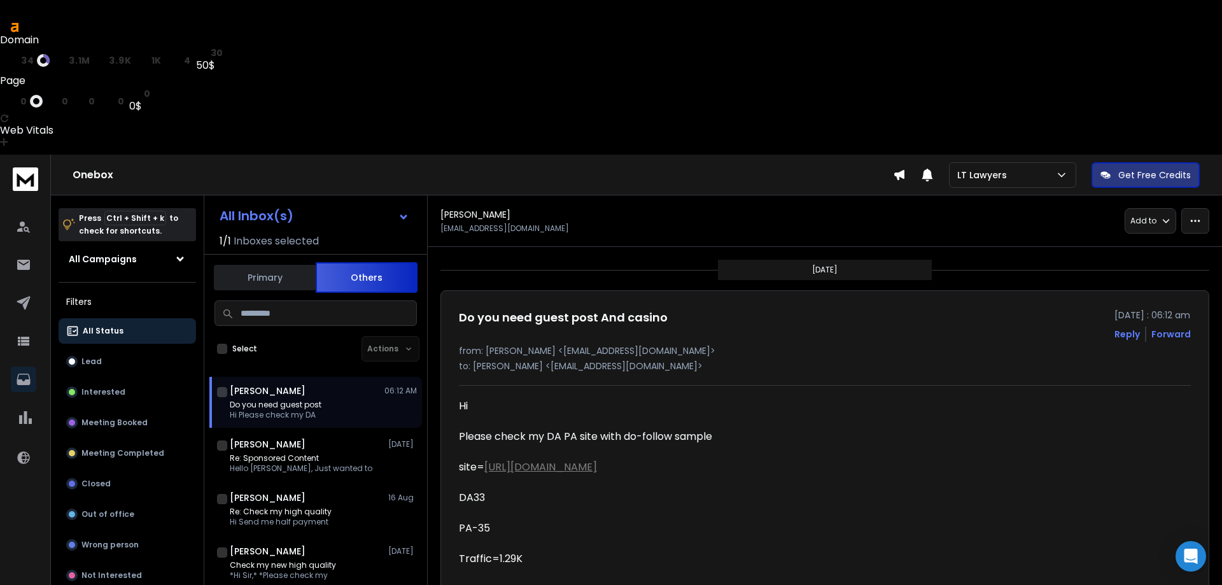
click at [783, 208] on div "Jon Boys JB jonboyslinksale@gmail.com" at bounding box center [630, 220] width 380 height 25
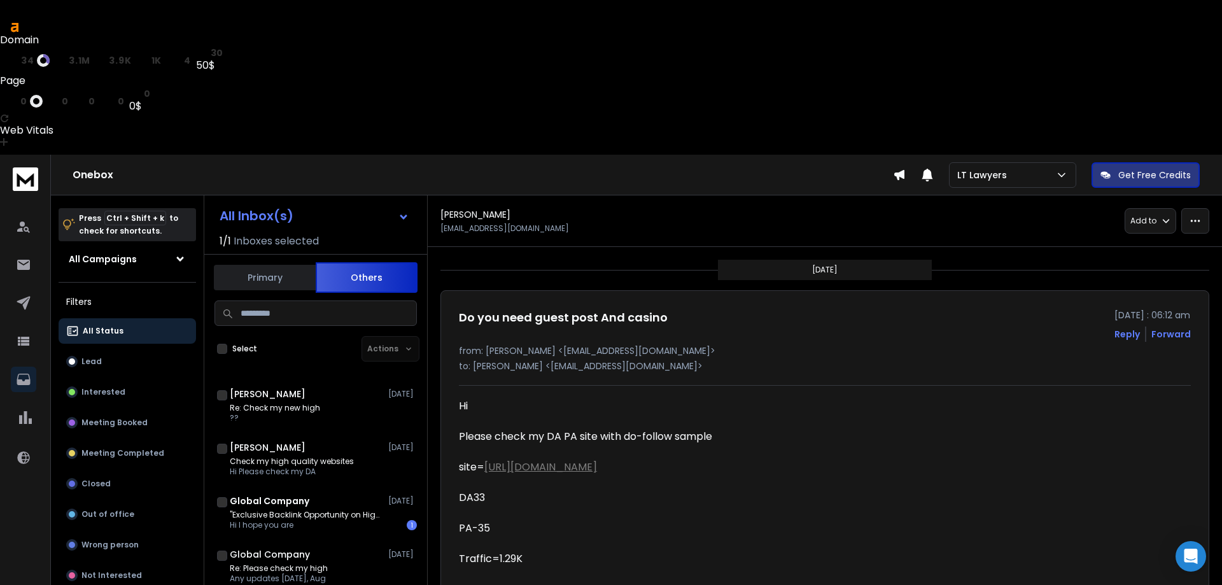
scroll to position [321, 0]
click at [31, 426] on div "H" at bounding box center [25, 447] width 51 height 585
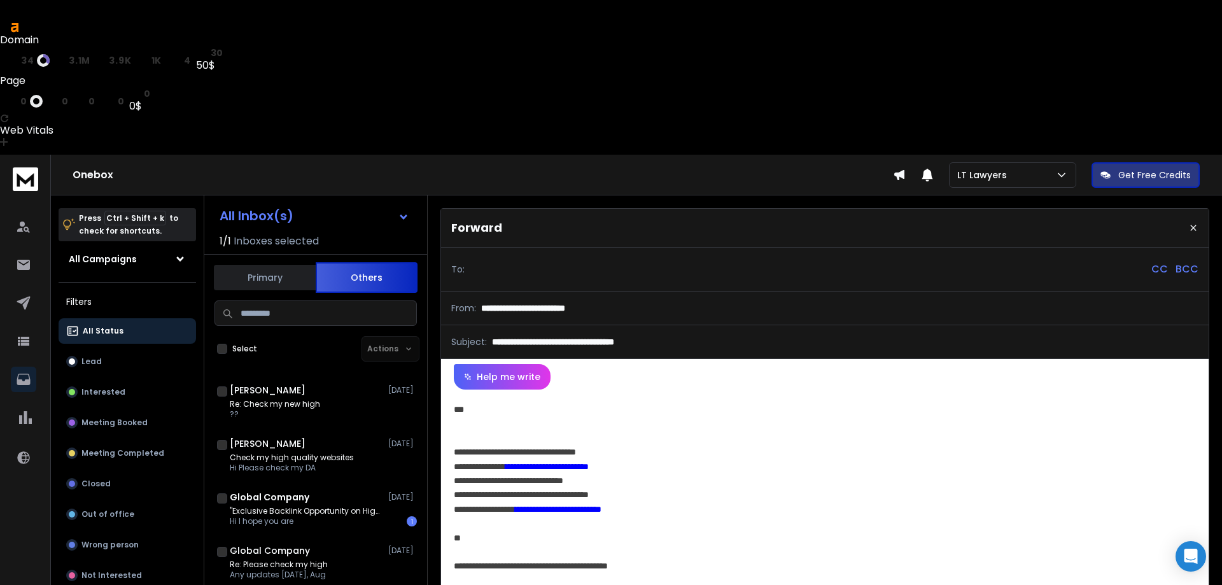
click at [1191, 225] on icon at bounding box center [1193, 228] width 6 height 6
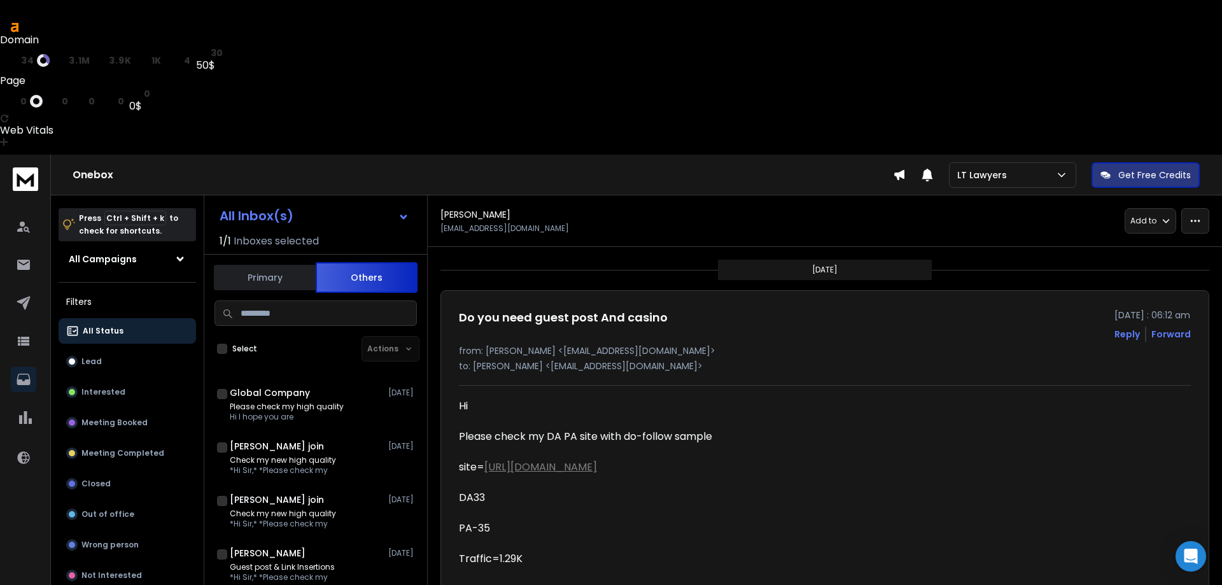
scroll to position [598, 0]
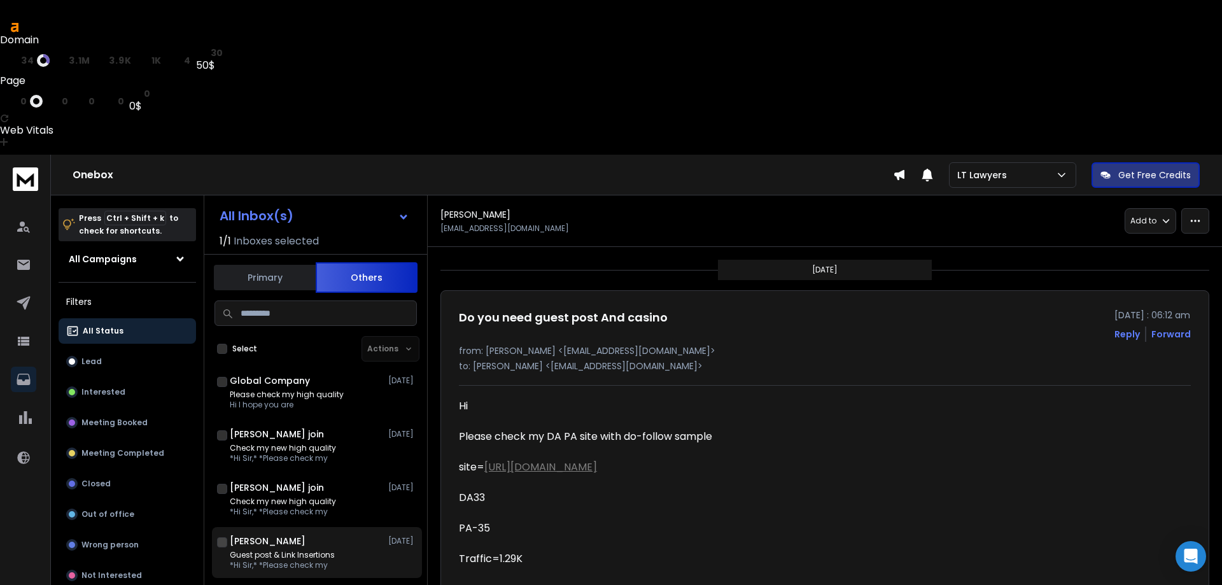
click at [323, 534] on div "Millie Falreya 31 Jul" at bounding box center [323, 540] width 187 height 13
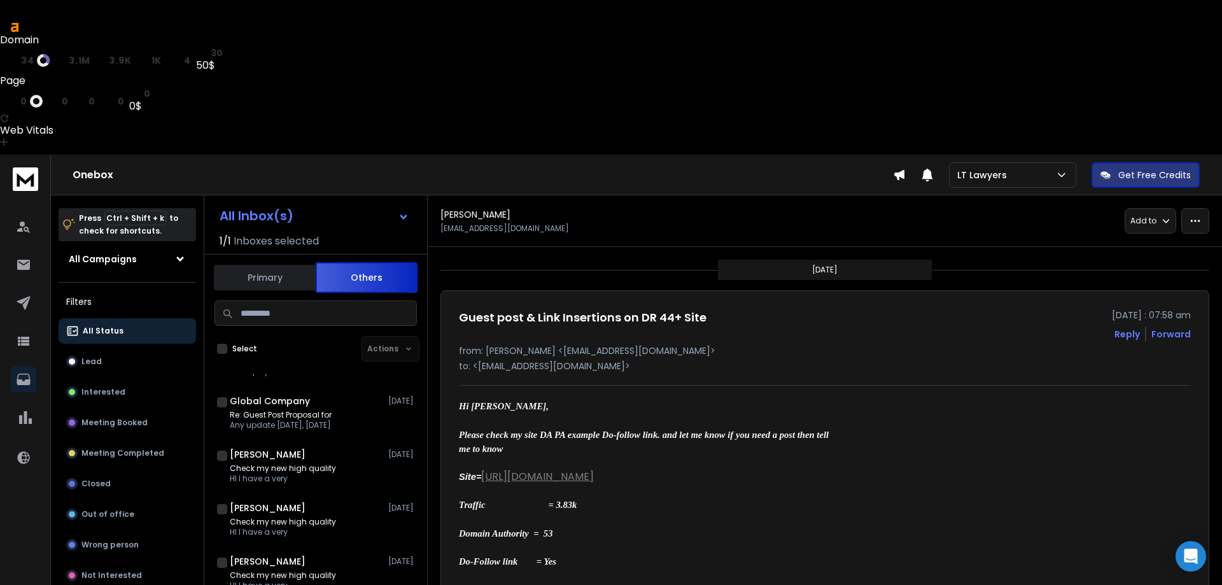
scroll to position [1009, 0]
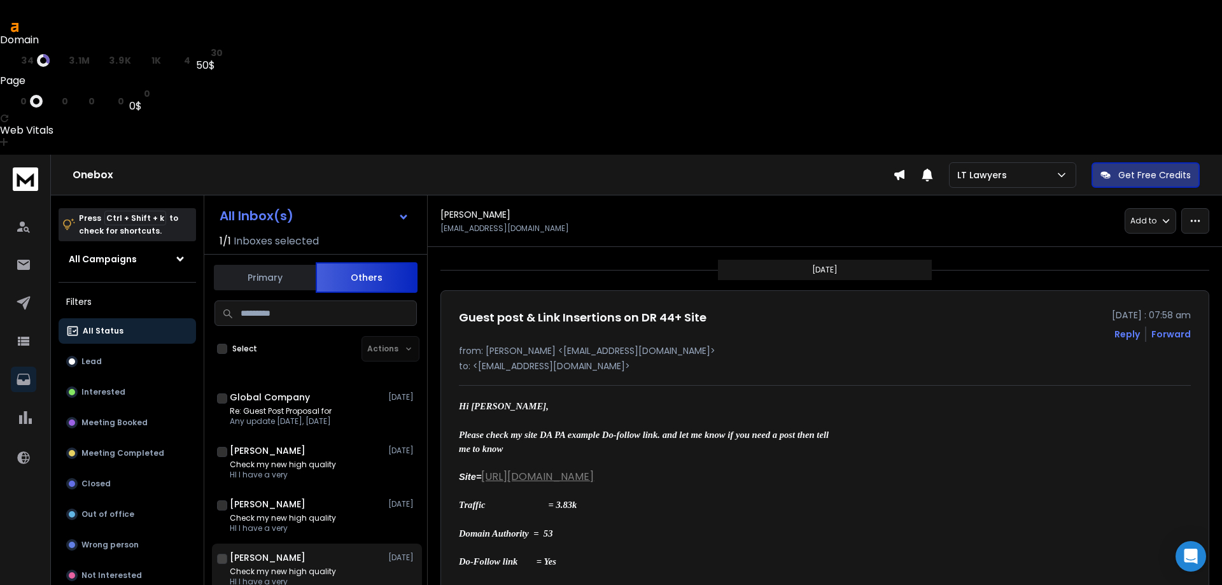
click at [308, 551] on div "Humaira Rajpoot 24 Jul Check my new high quality HI I have a very" at bounding box center [323, 569] width 187 height 36
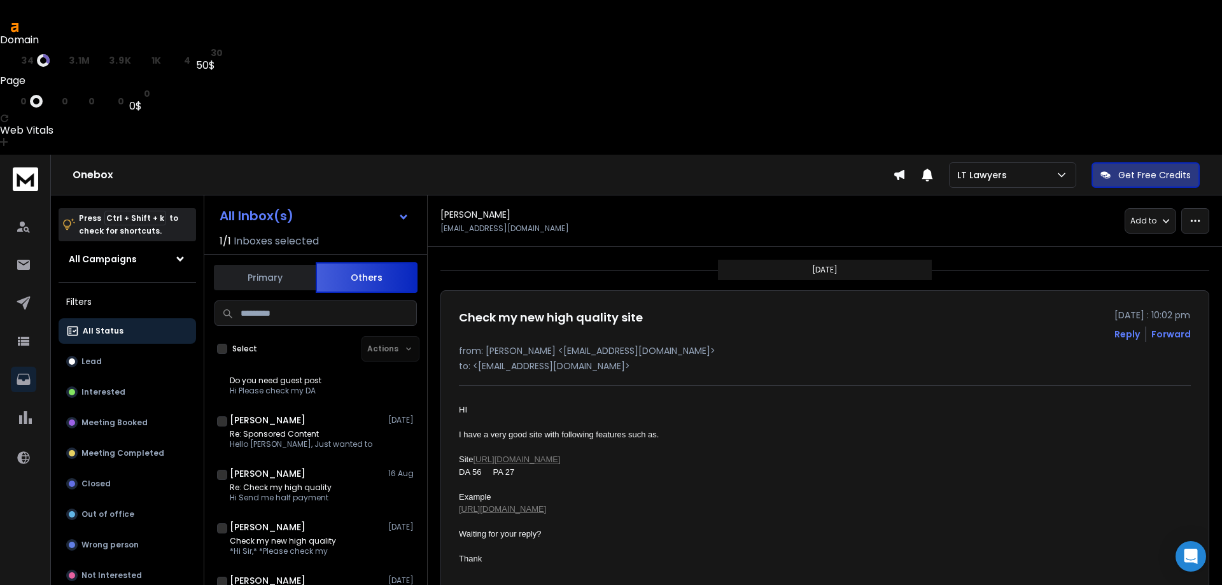
scroll to position [0, 0]
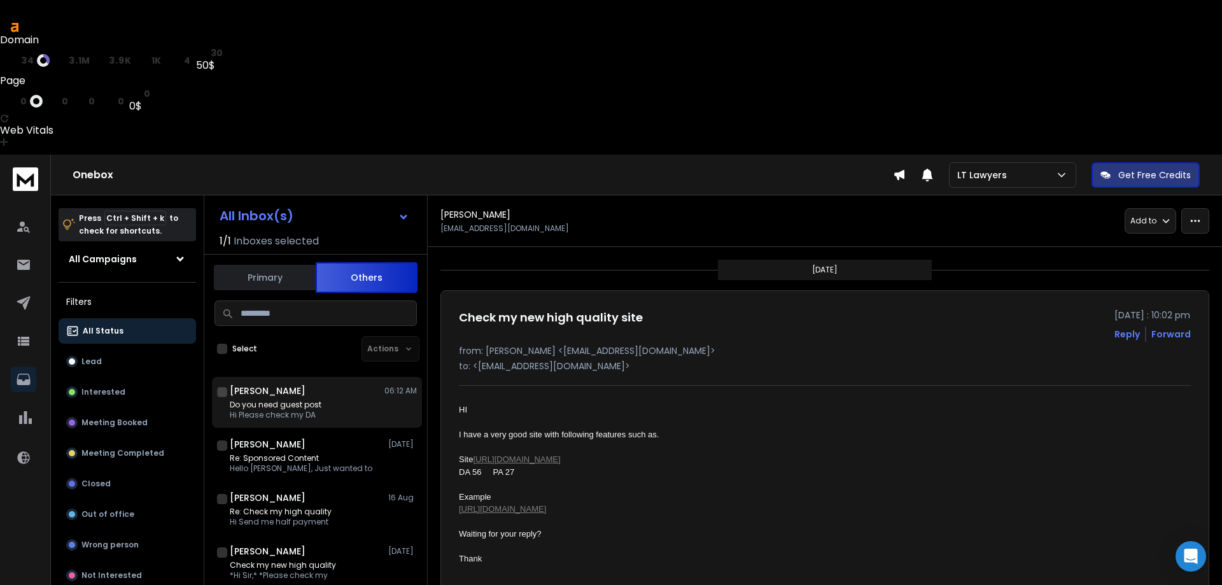
click at [342, 400] on div "Do you need guest post Hi Please check my DA" at bounding box center [323, 410] width 187 height 20
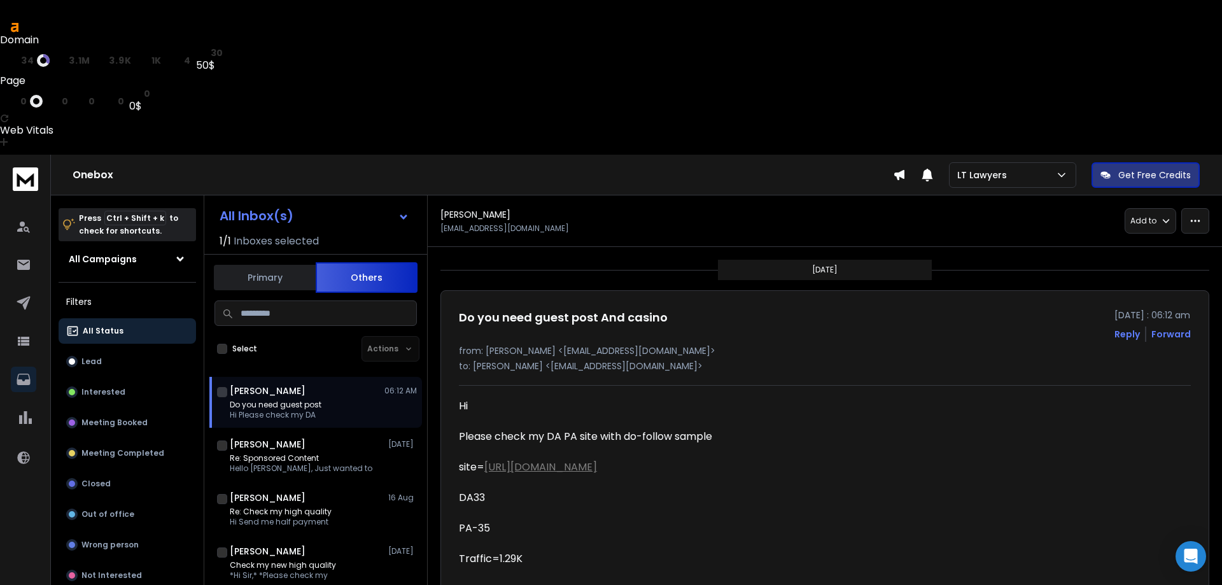
click at [783, 208] on div "Jon Boys JB jonboyslinksale@gmail.com" at bounding box center [630, 220] width 380 height 25
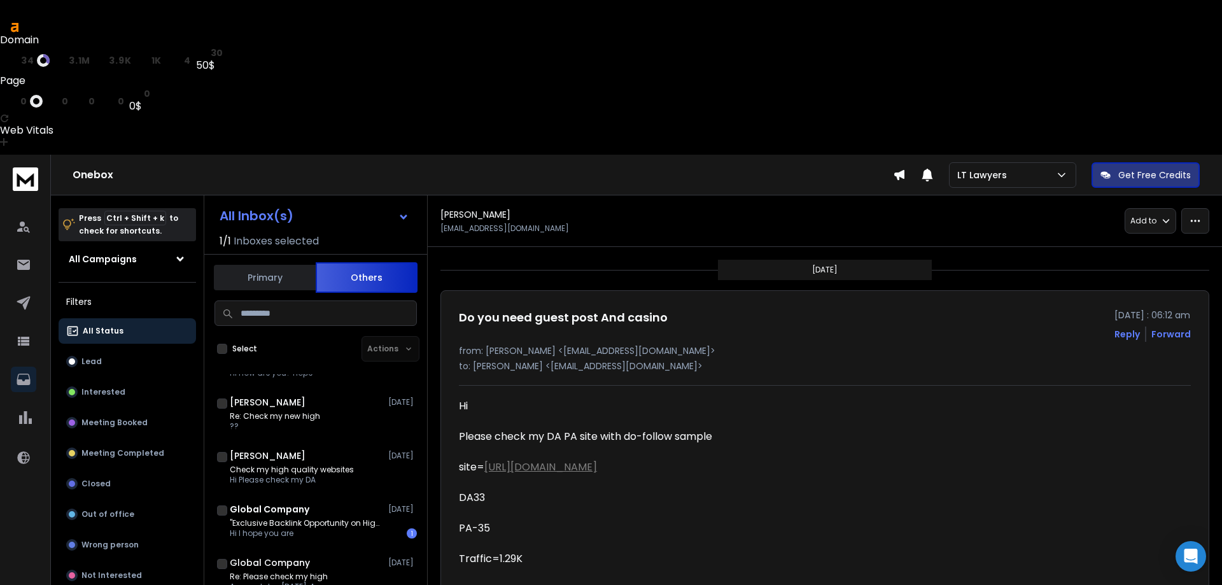
scroll to position [321, 0]
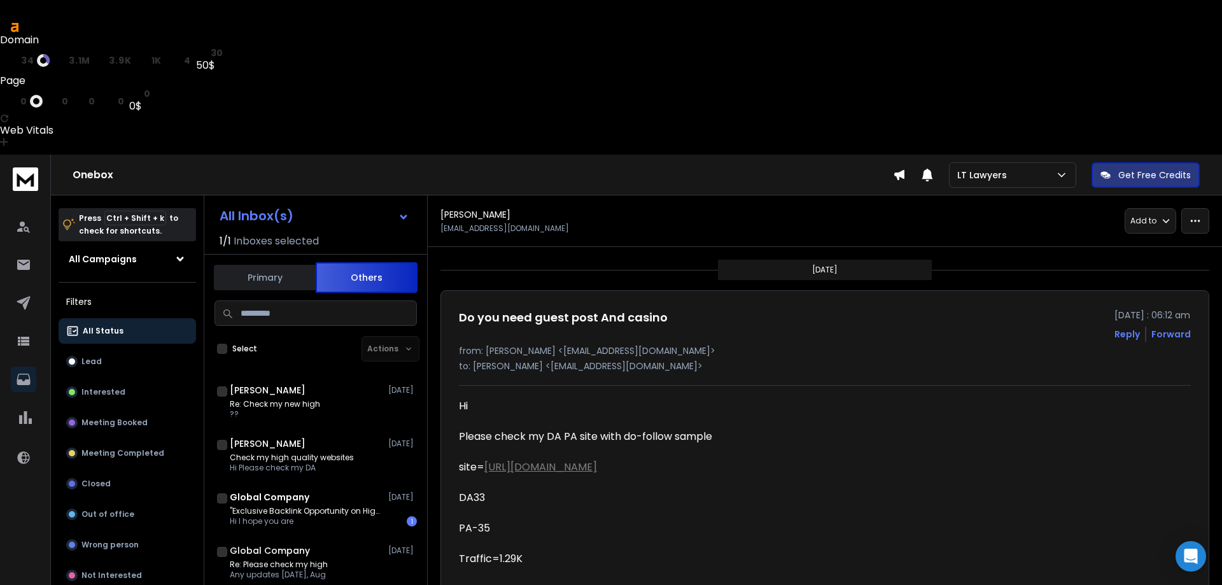
click at [31, 426] on div "H" at bounding box center [25, 447] width 51 height 585
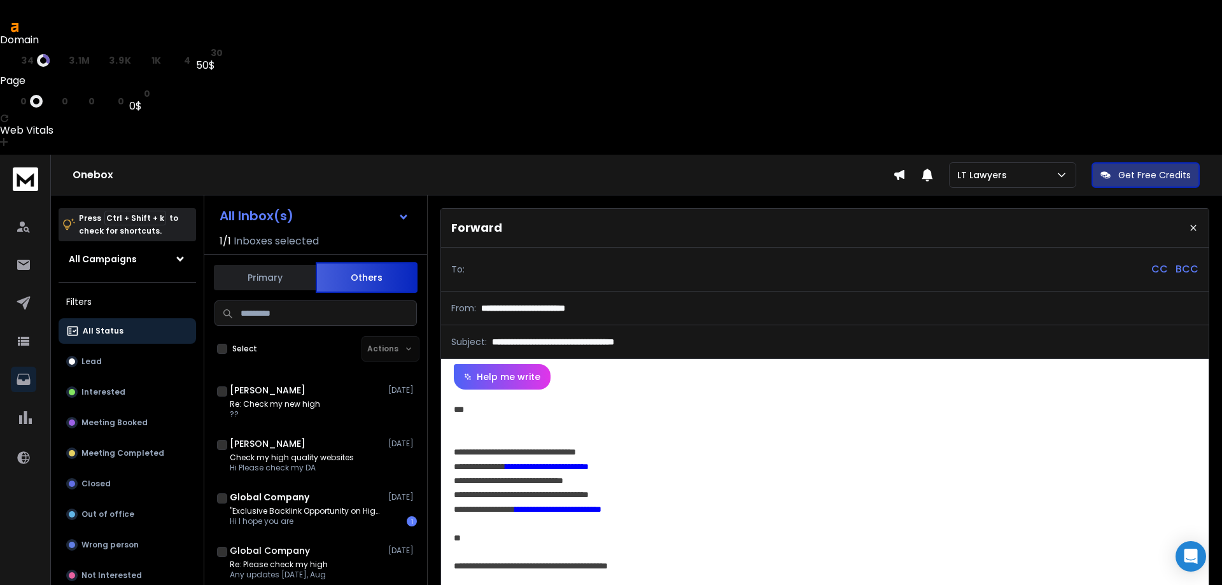
click at [1191, 225] on icon at bounding box center [1193, 228] width 6 height 6
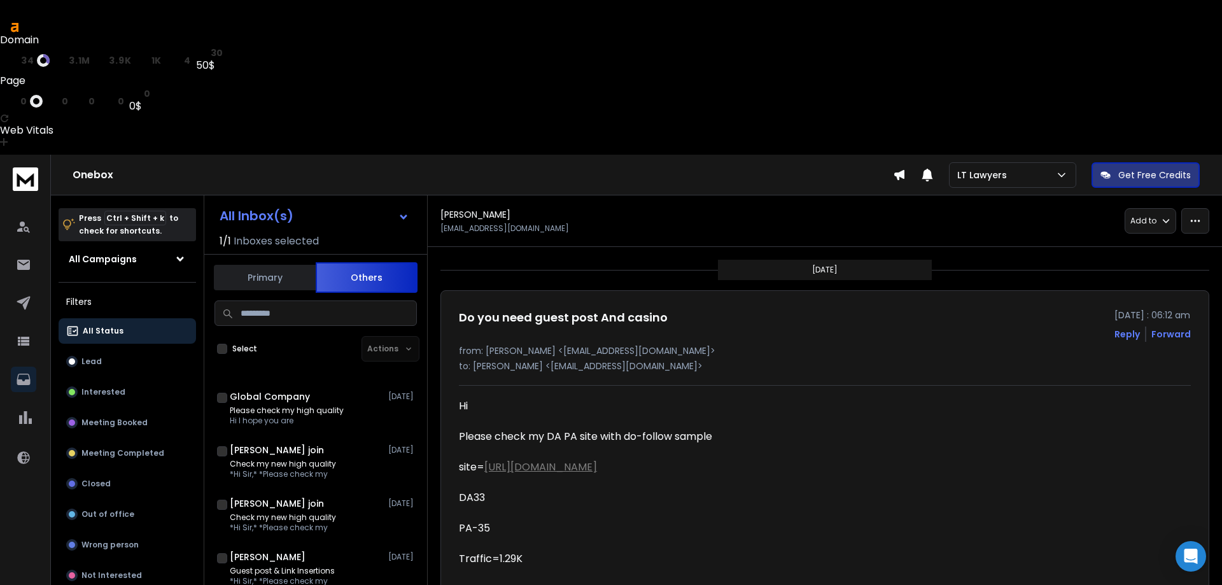
scroll to position [599, 0]
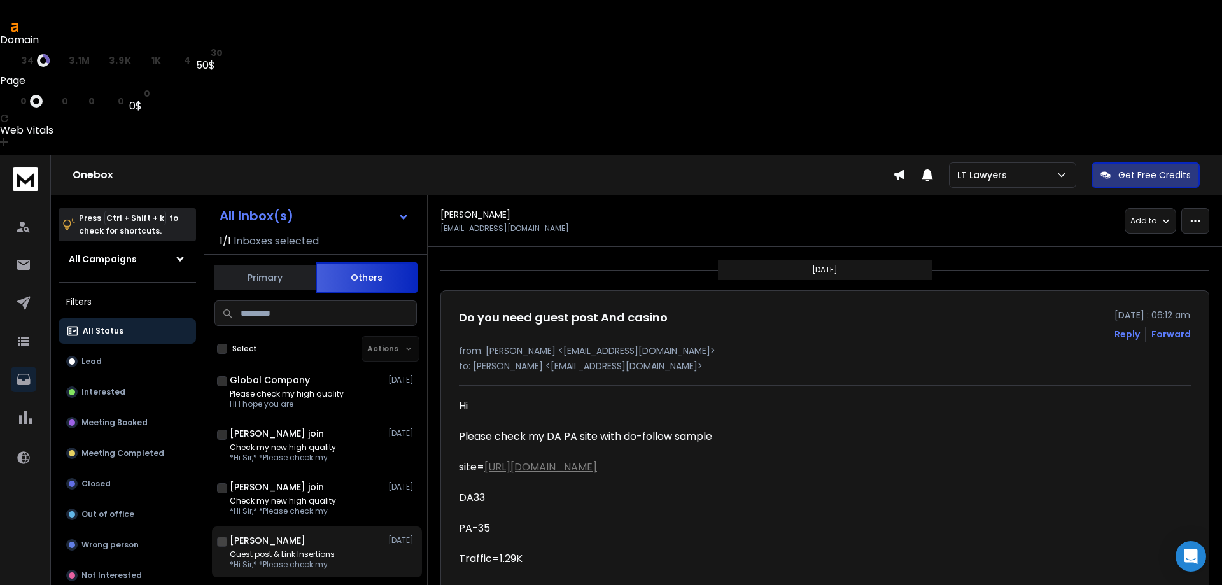
click at [323, 534] on div "Millie Falreya 31 Jul" at bounding box center [323, 540] width 187 height 13
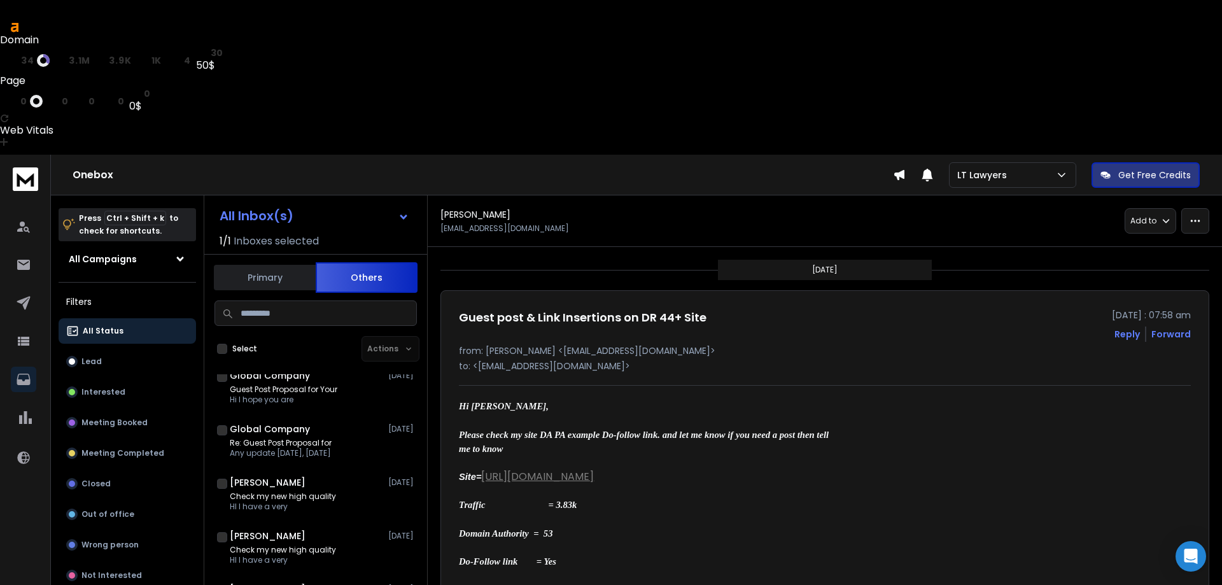
scroll to position [1014, 0]
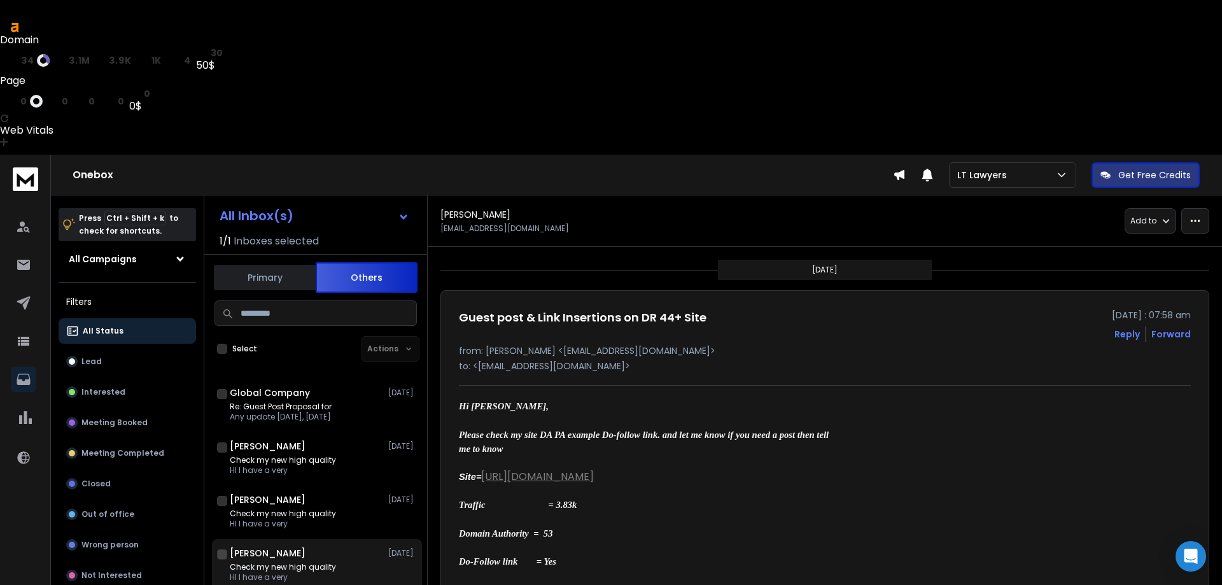
click at [308, 562] on p "Check my new high quality" at bounding box center [283, 567] width 106 height 10
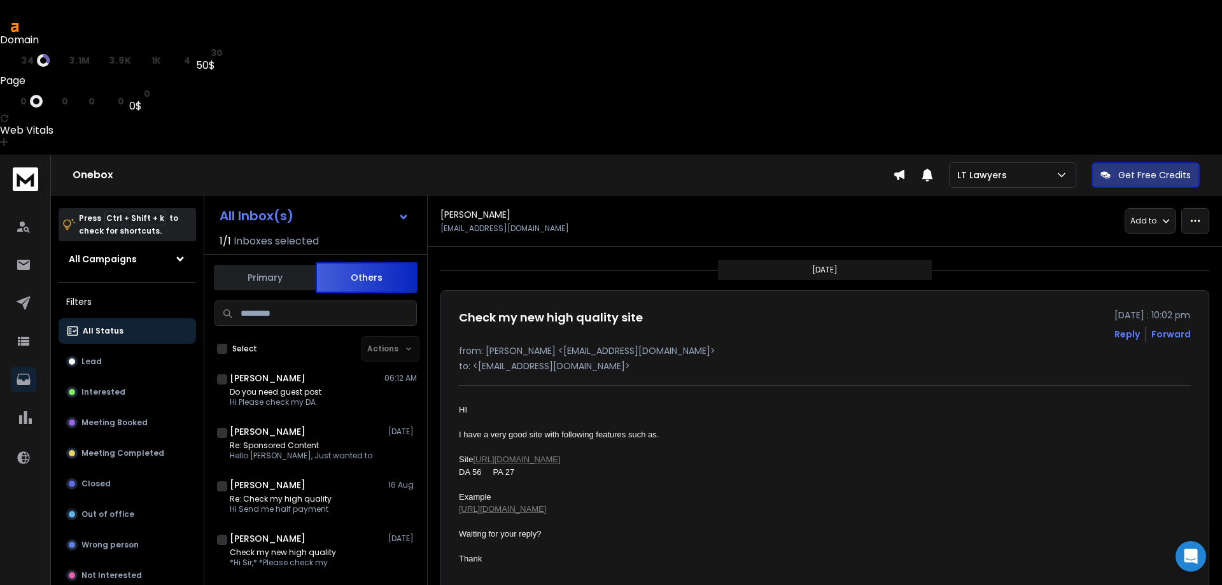
scroll to position [0, 0]
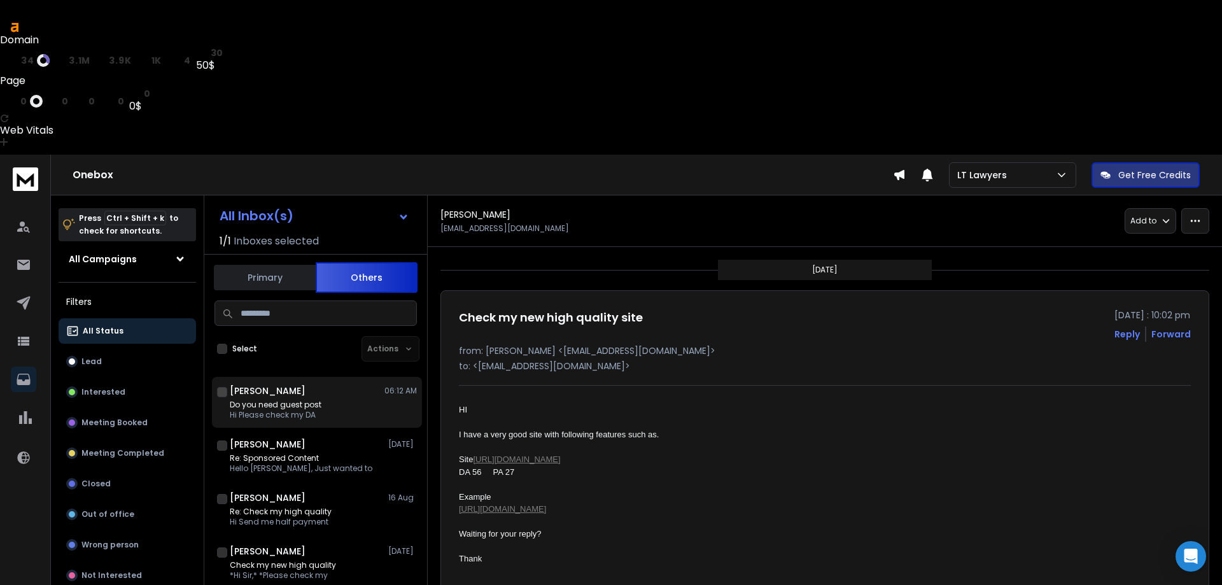
click at [342, 400] on div "Do you need guest post Hi Please check my DA" at bounding box center [323, 410] width 187 height 20
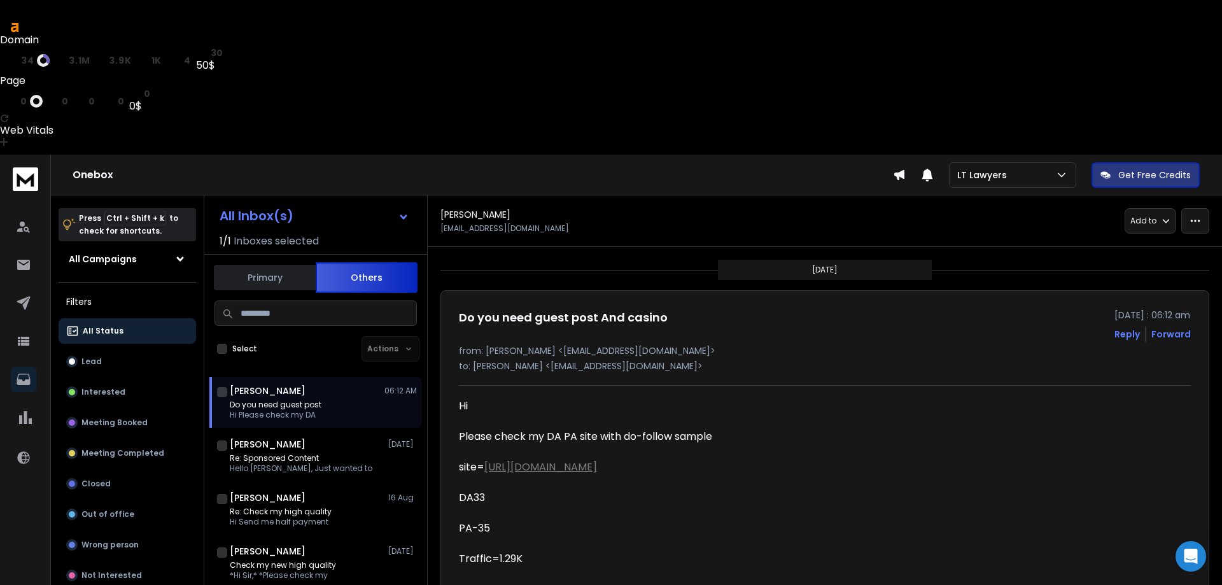
click at [783, 208] on div "Jon Boys JB jonboyslinksale@gmail.com" at bounding box center [630, 220] width 380 height 25
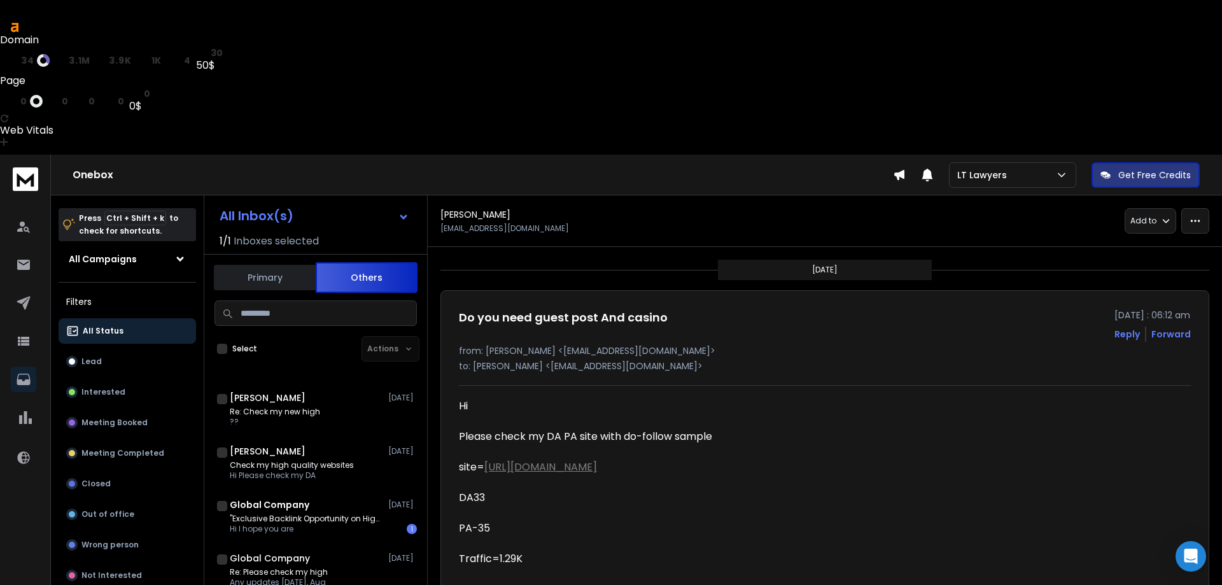
scroll to position [321, 0]
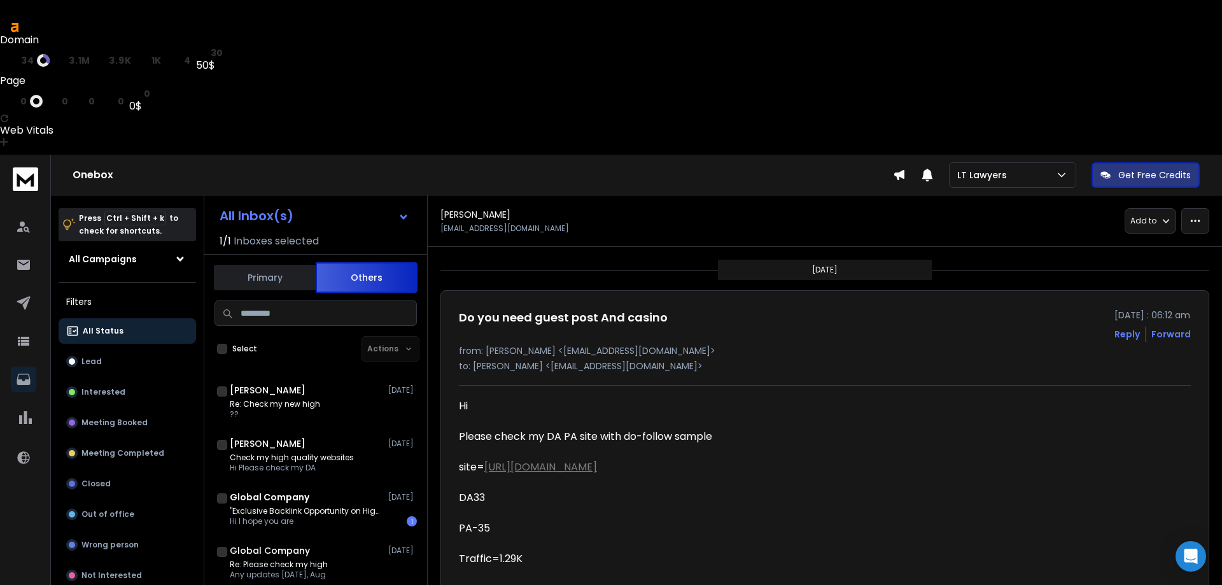
click at [31, 426] on div "H" at bounding box center [25, 447] width 51 height 585
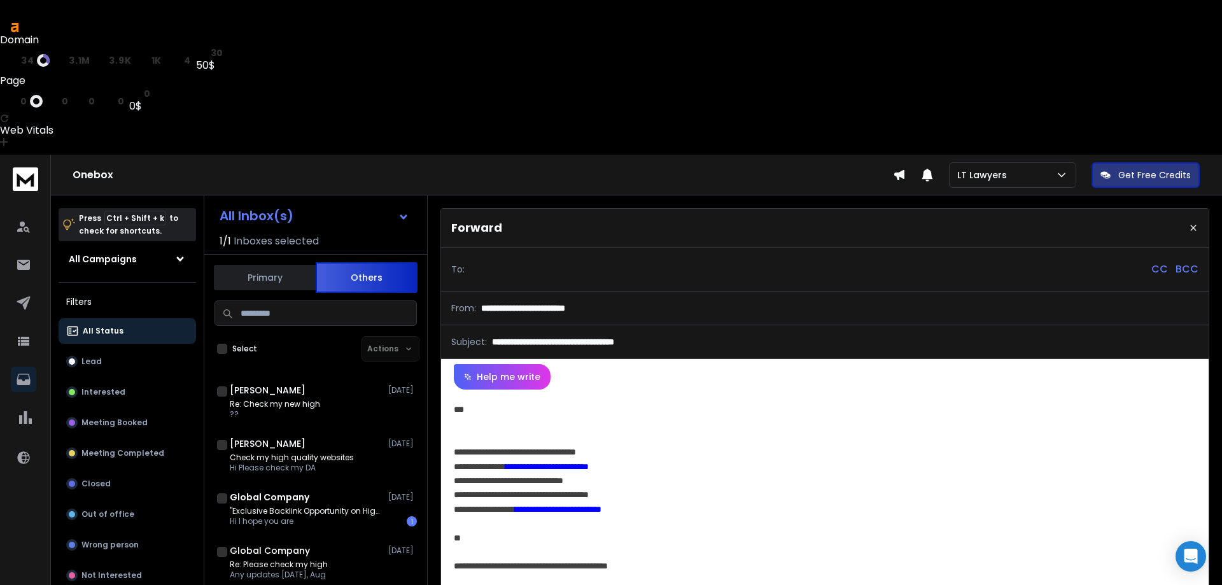
click at [1191, 225] on icon at bounding box center [1193, 228] width 6 height 6
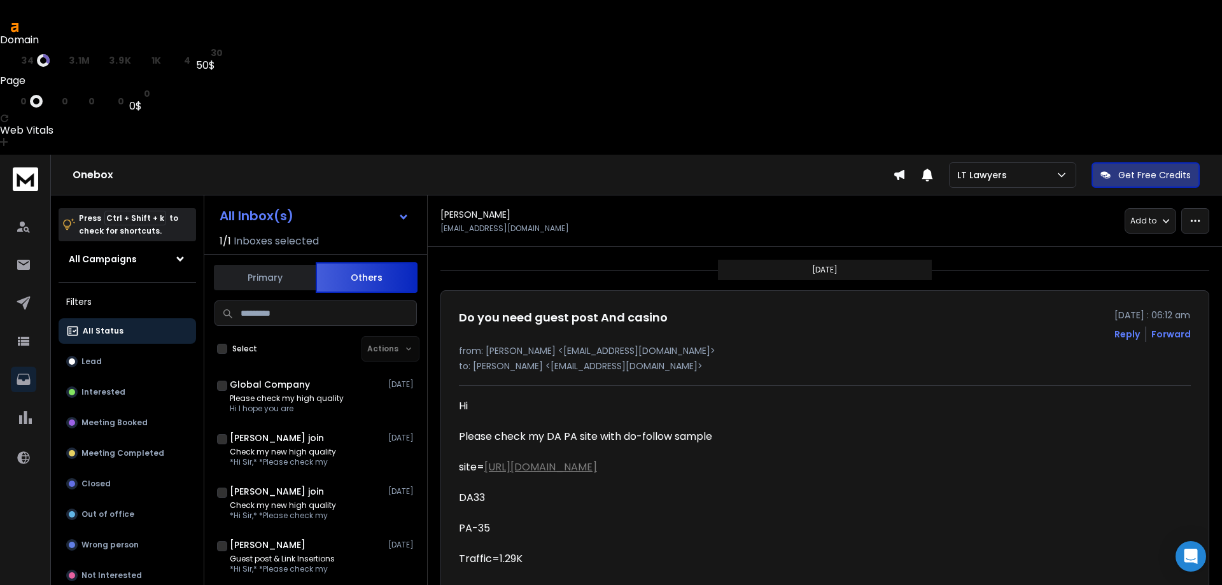
scroll to position [598, 0]
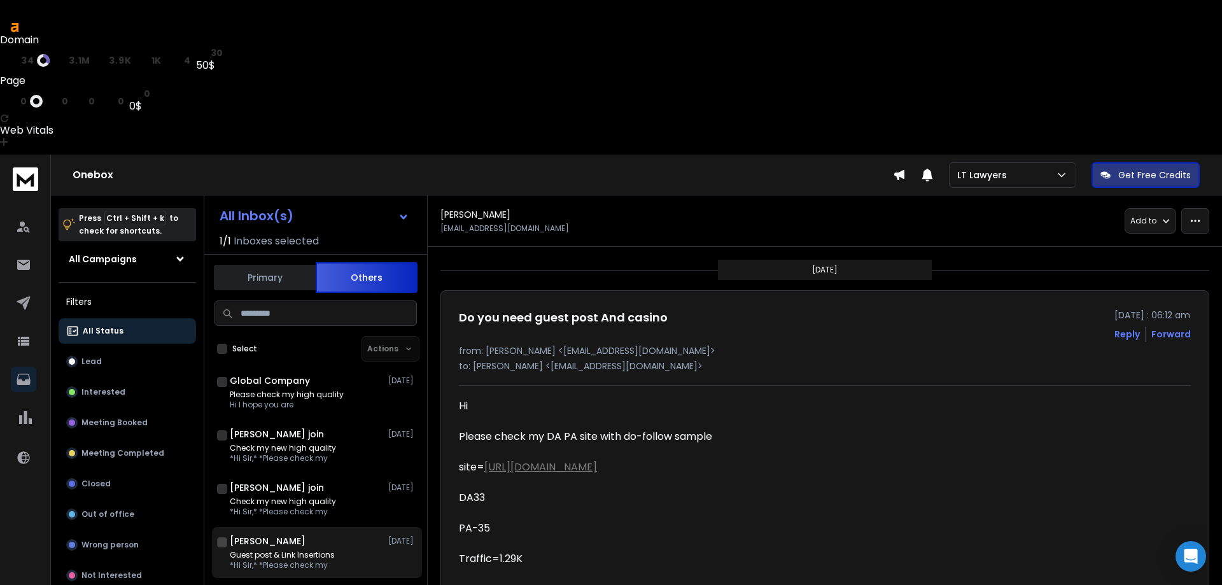
click at [323, 534] on div "Millie Falreya 31 Jul" at bounding box center [323, 540] width 187 height 13
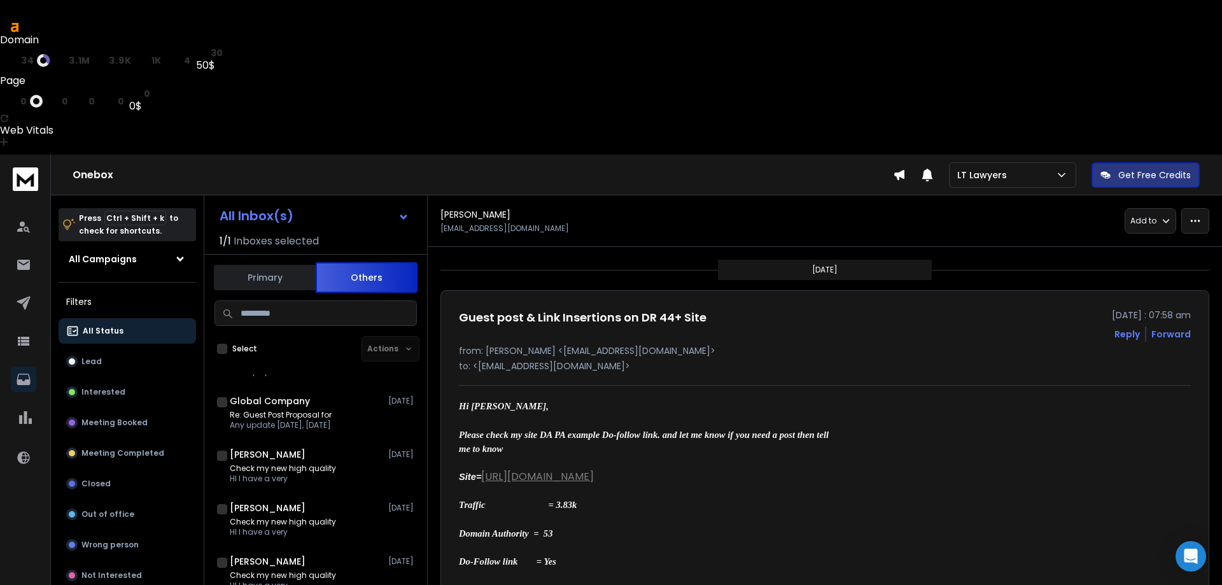
scroll to position [1010, 0]
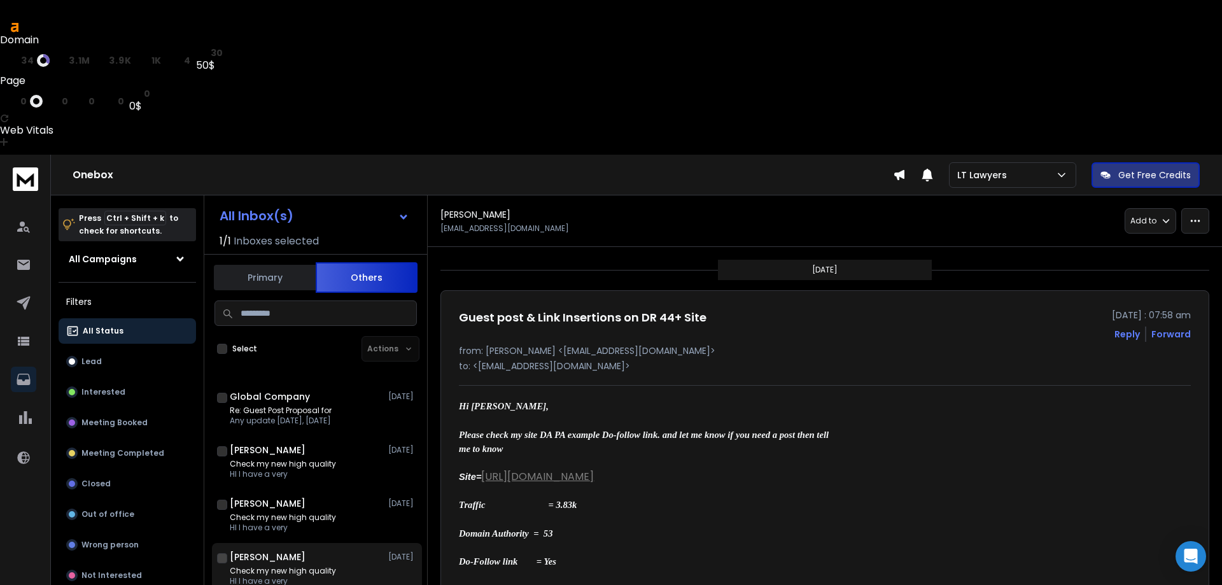
click at [308, 550] on div "Humaira Rajpoot 24 Jul Check my new high quality HI I have a very" at bounding box center [323, 568] width 187 height 36
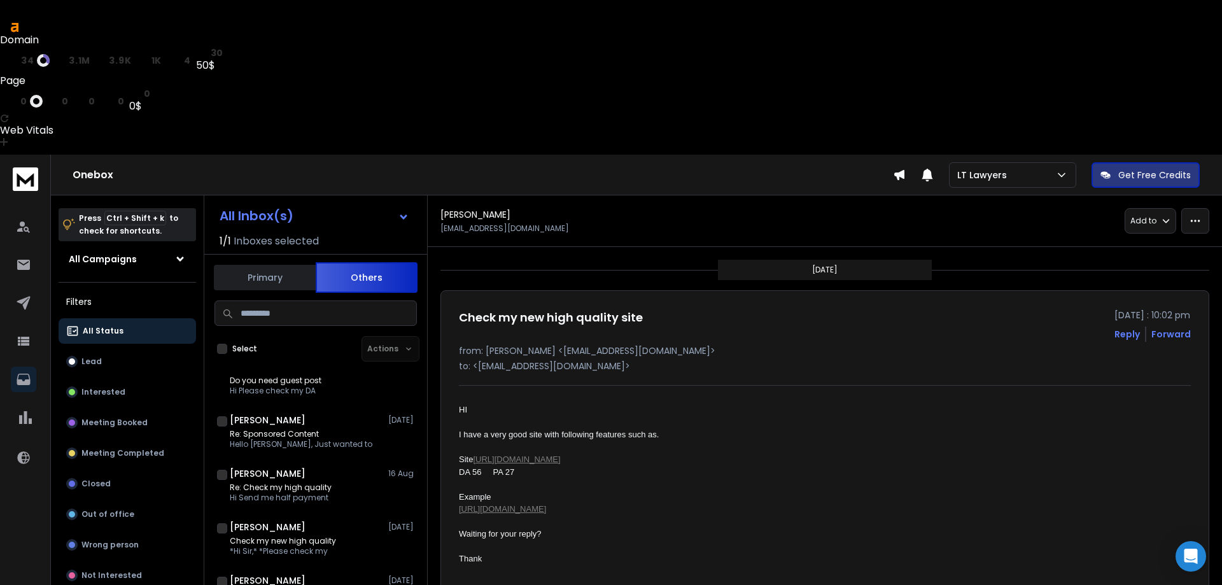
scroll to position [0, 0]
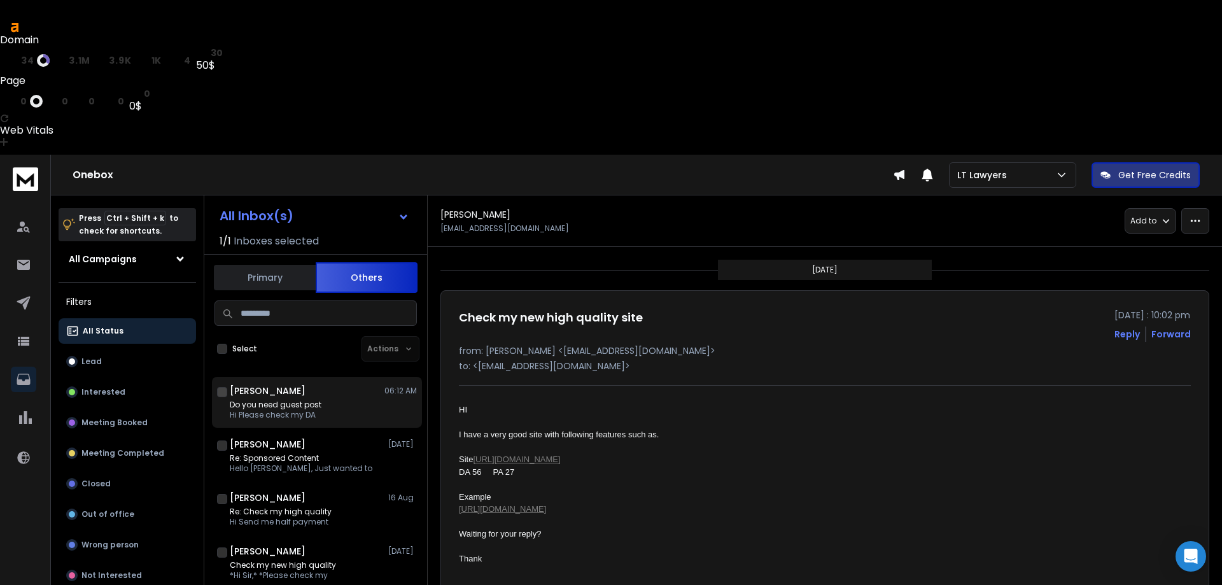
click at [342, 400] on div "Do you need guest post Hi Please check my DA" at bounding box center [323, 410] width 187 height 20
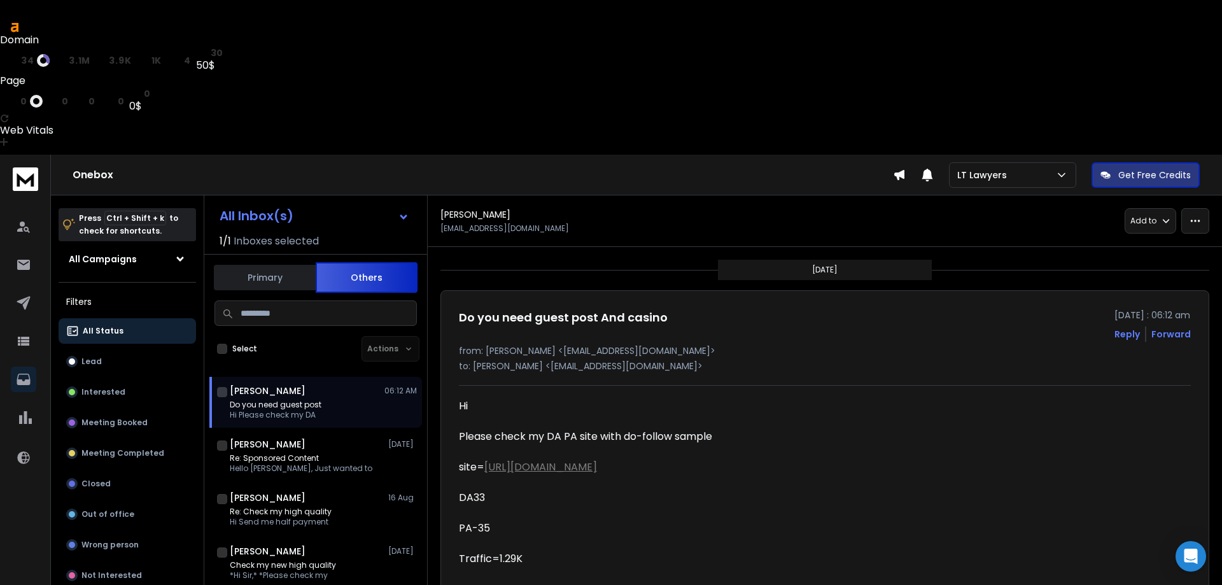
click at [783, 208] on div "Jon Boys JB jonboyslinksale@gmail.com" at bounding box center [630, 220] width 380 height 25
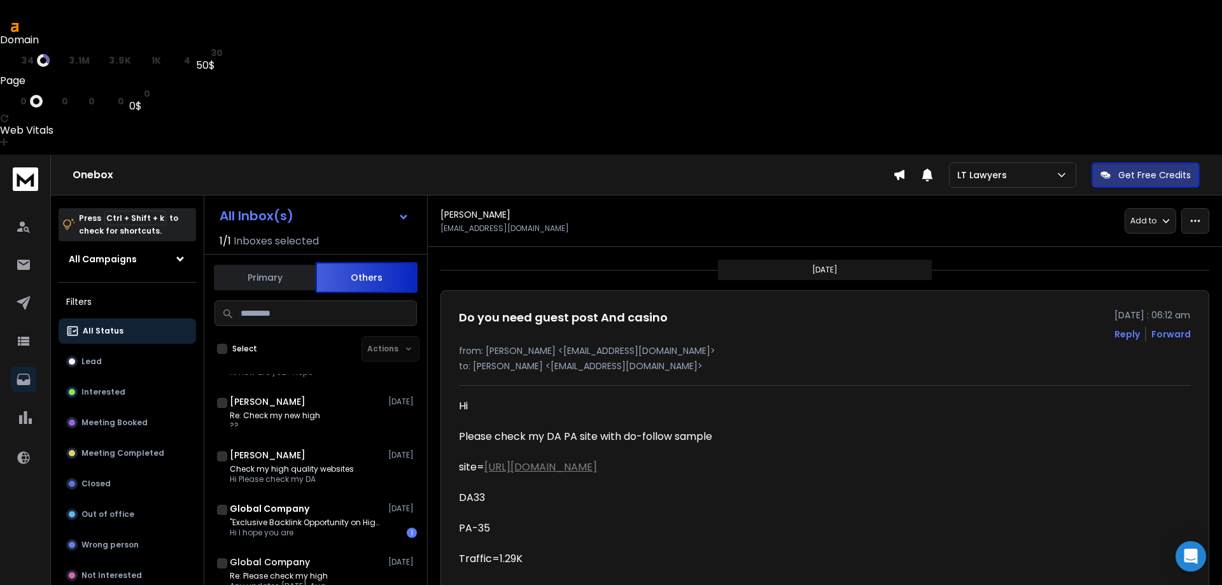
scroll to position [321, 0]
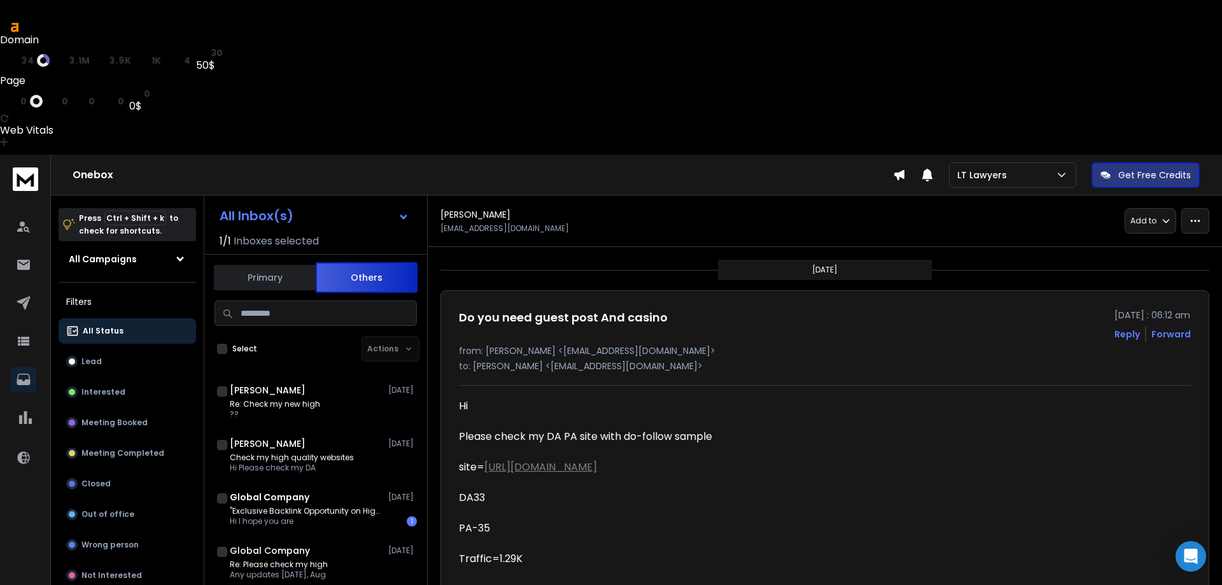
click at [31, 426] on div "H" at bounding box center [25, 447] width 51 height 585
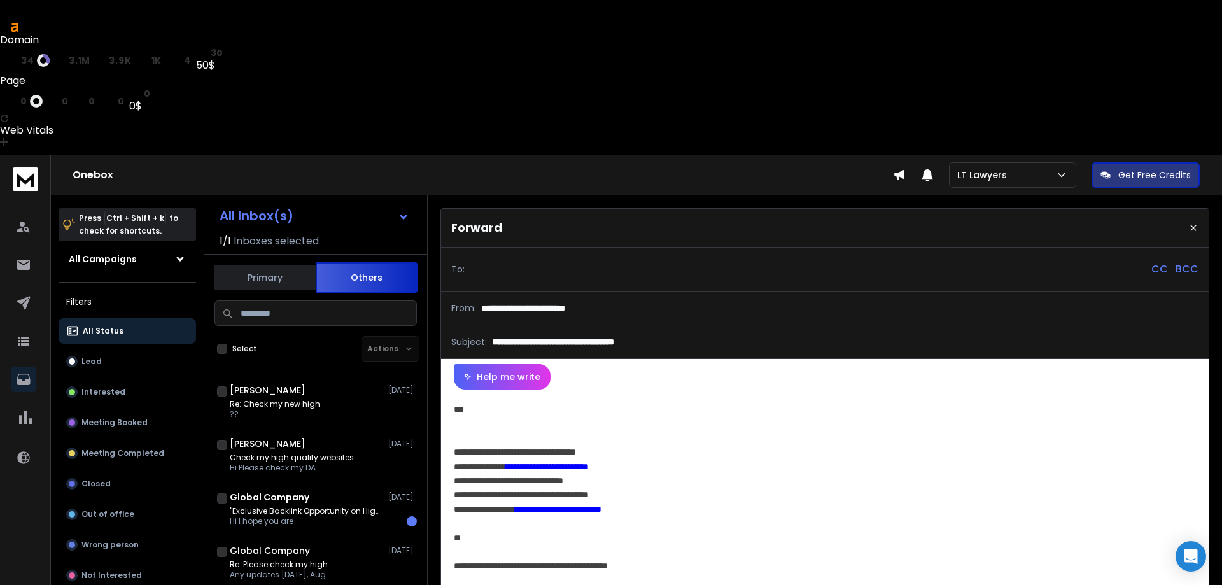
click at [1191, 225] on icon at bounding box center [1193, 228] width 6 height 6
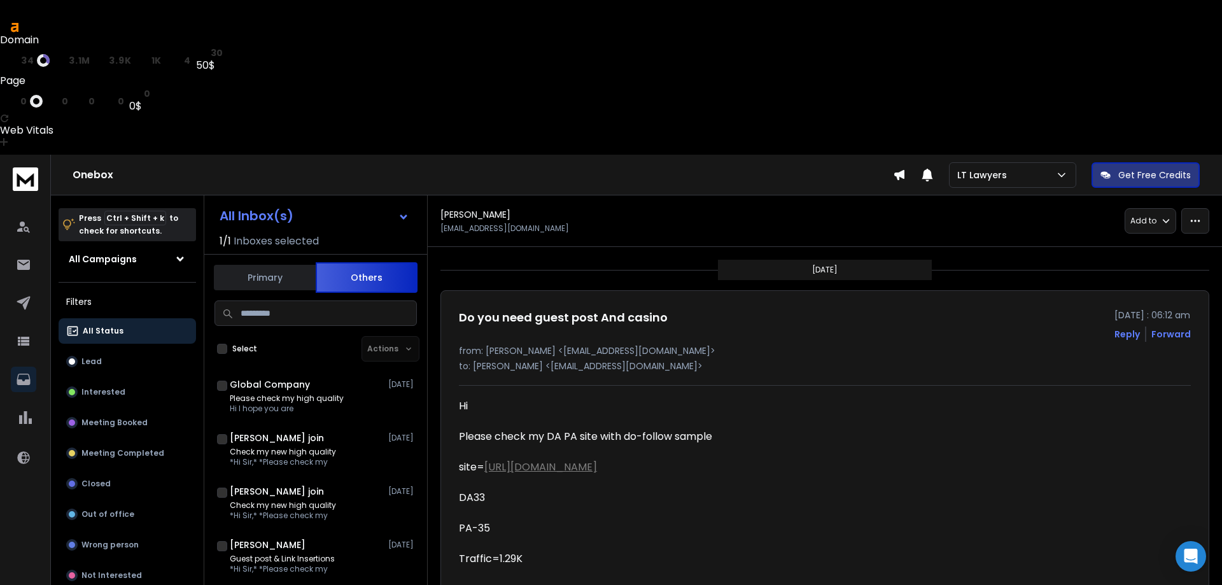
scroll to position [598, 0]
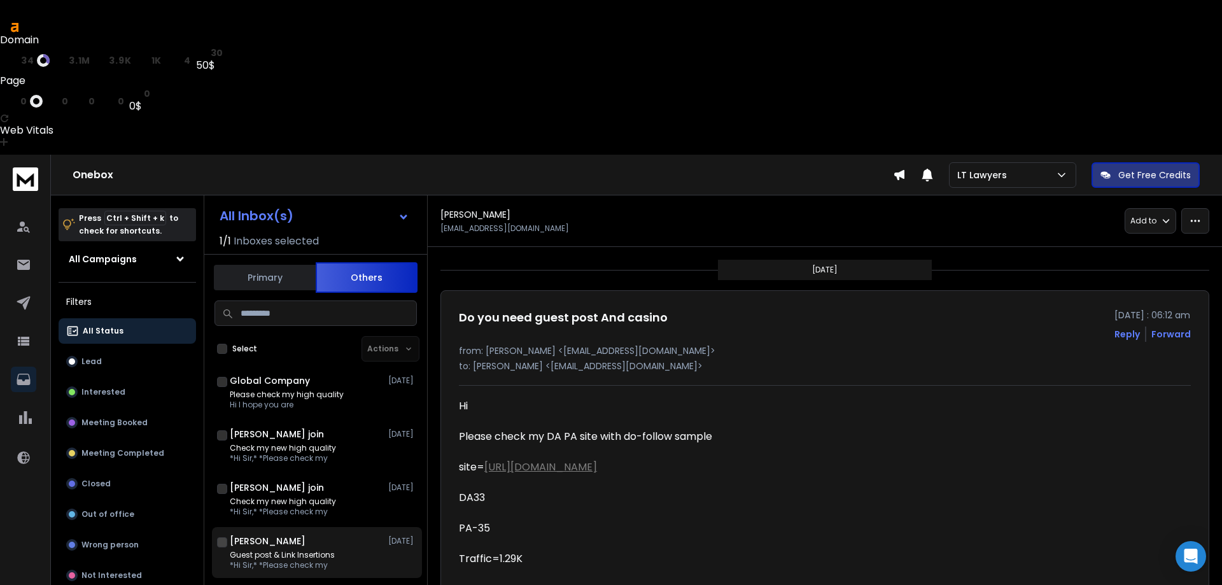
click at [323, 534] on div "Millie Falreya 31 Jul" at bounding box center [323, 540] width 187 height 13
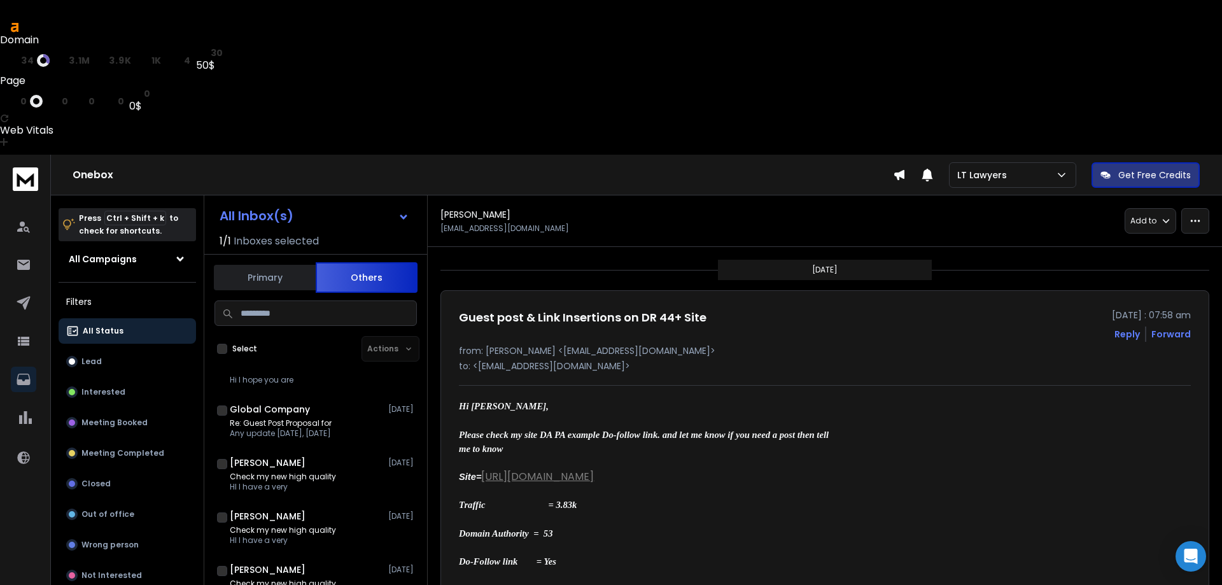
scroll to position [1010, 0]
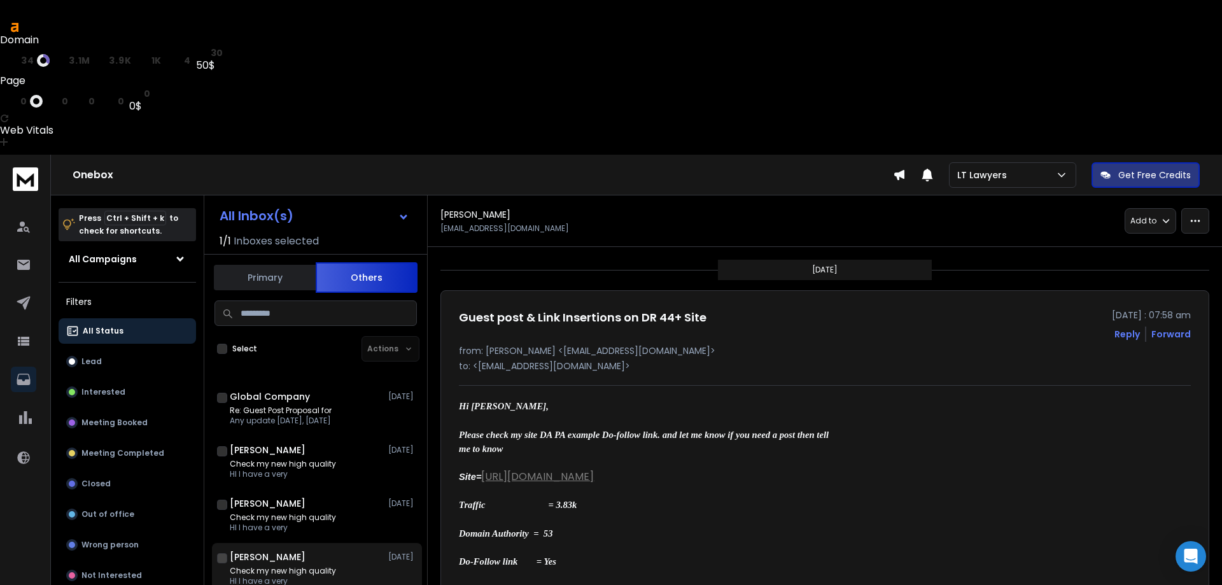
click at [308, 550] on div "Humaira Rajpoot 24 Jul Check my new high quality HI I have a very" at bounding box center [323, 568] width 187 height 36
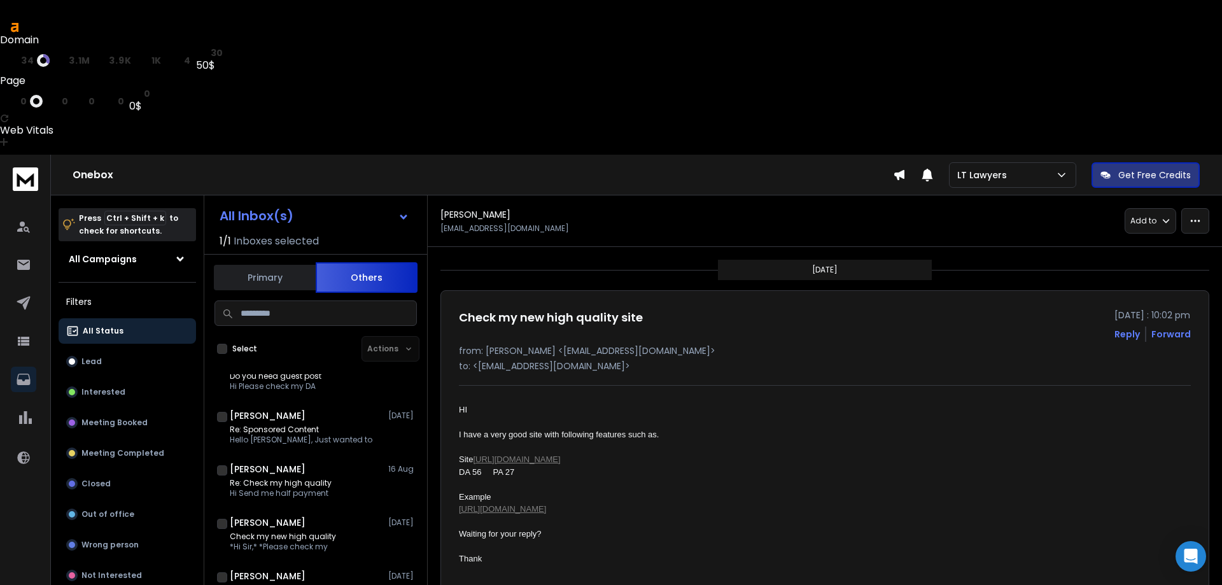
scroll to position [0, 0]
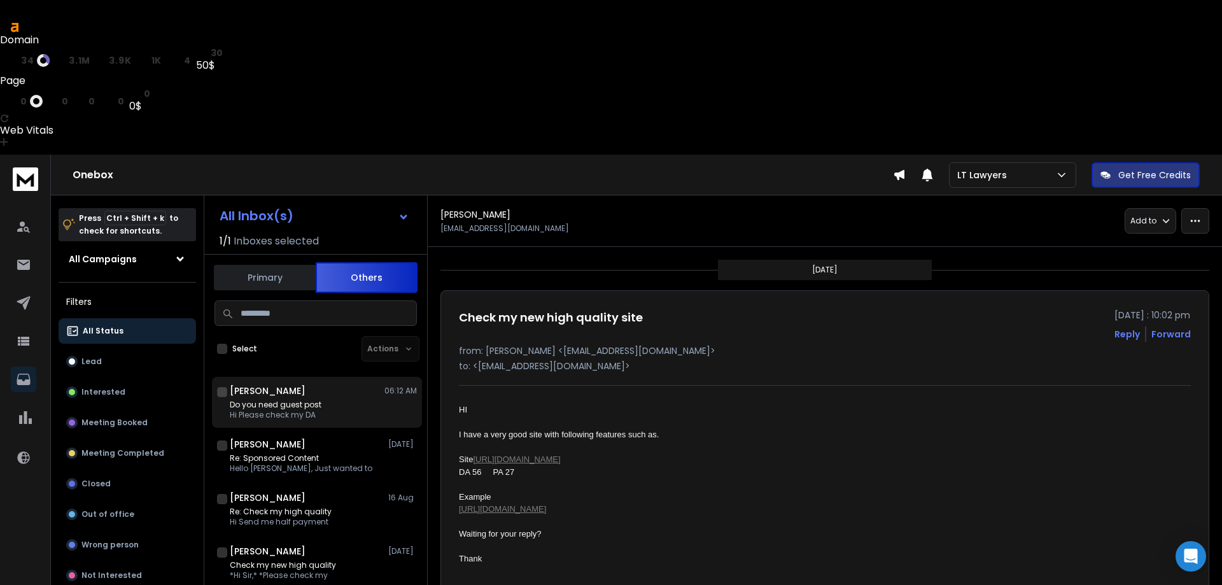
click at [342, 400] on div "Do you need guest post Hi Please check my DA" at bounding box center [323, 410] width 187 height 20
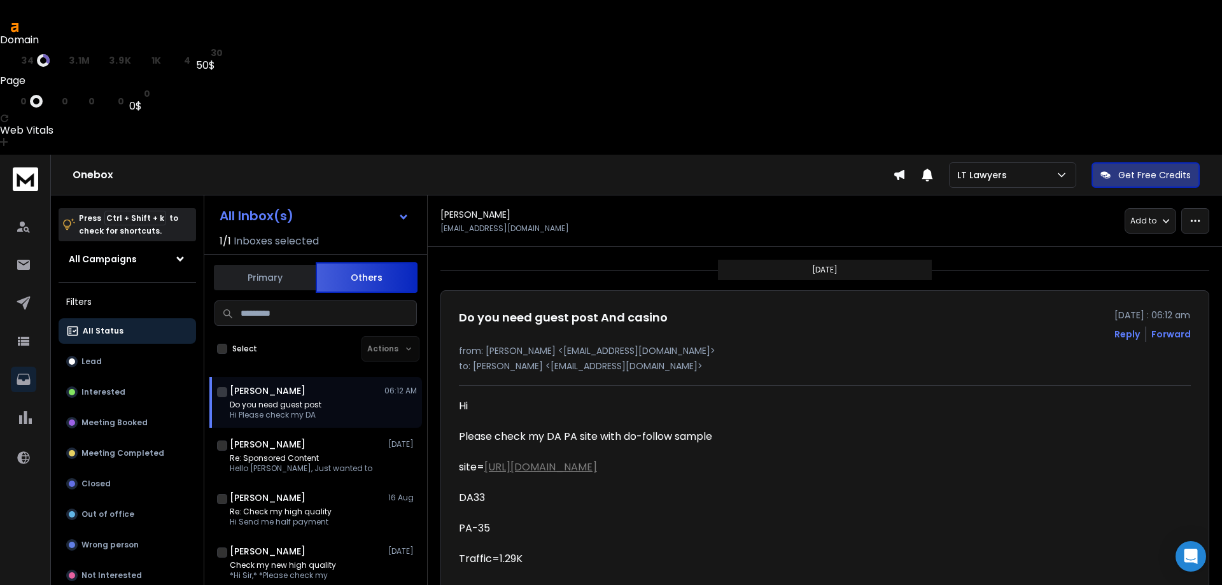
click at [783, 208] on div "Jon Boys JB jonboyslinksale@gmail.com" at bounding box center [630, 220] width 380 height 25
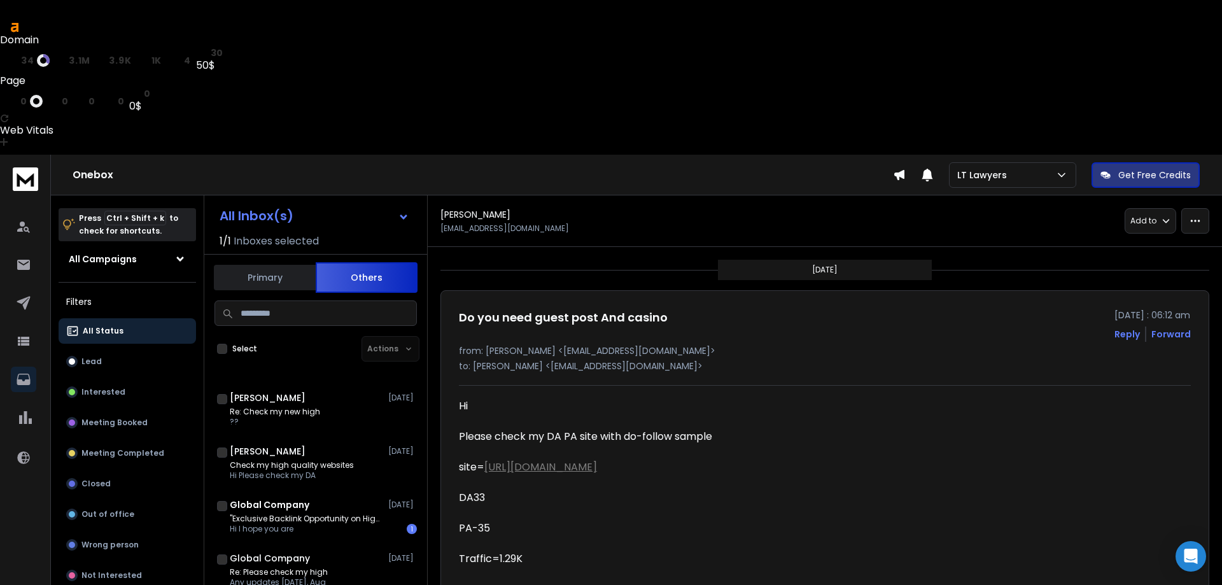
scroll to position [321, 0]
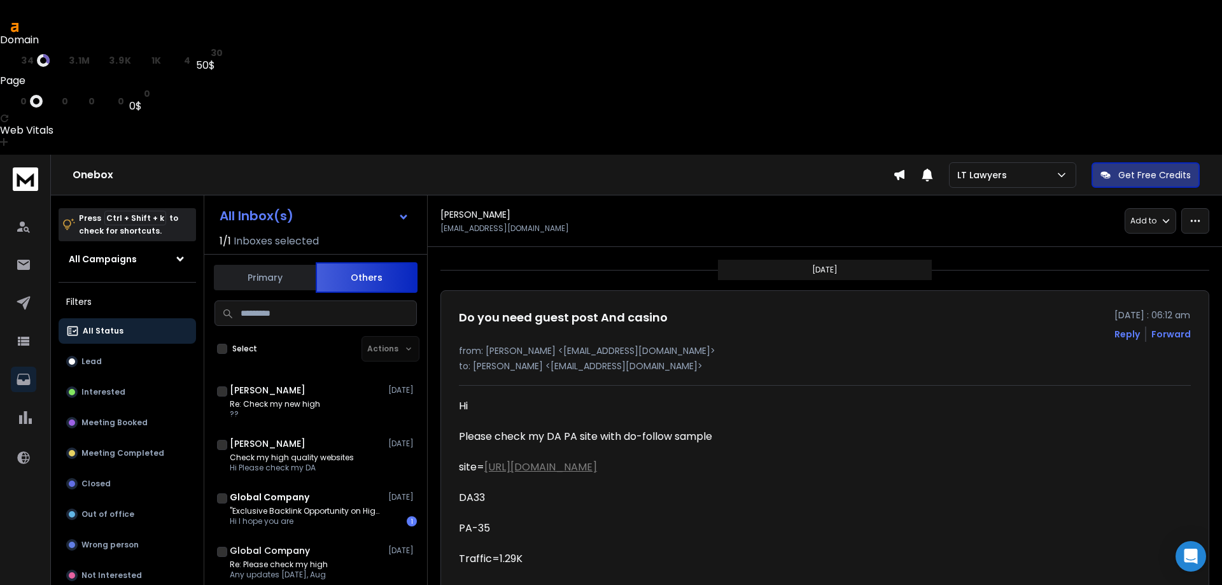
click at [31, 426] on div "H" at bounding box center [25, 447] width 51 height 585
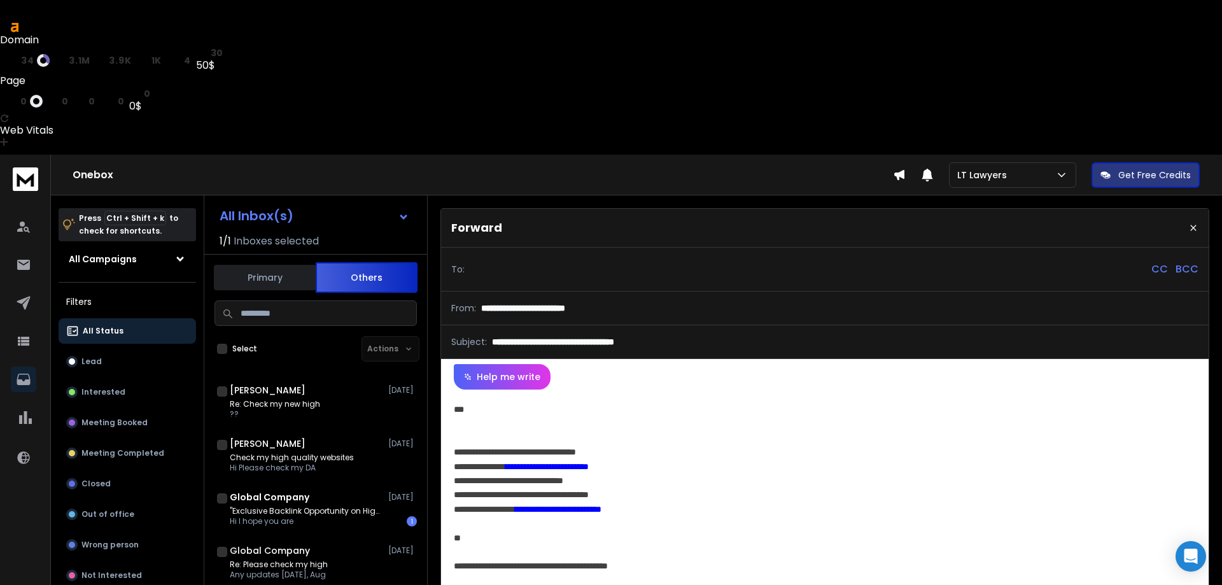
click at [1191, 225] on icon at bounding box center [1193, 228] width 6 height 6
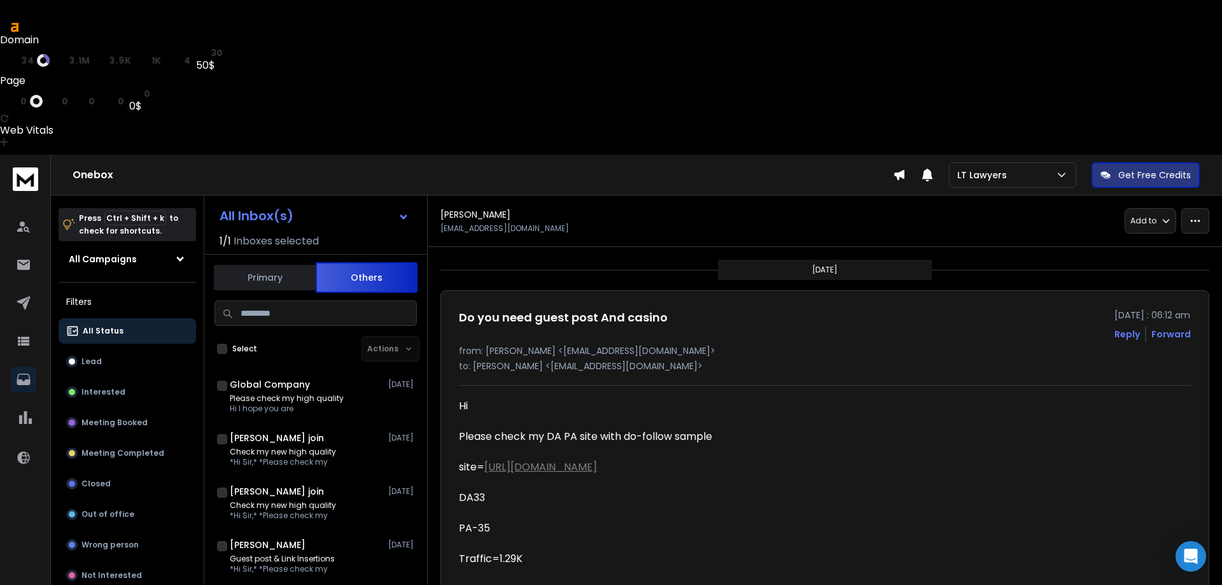
scroll to position [598, 0]
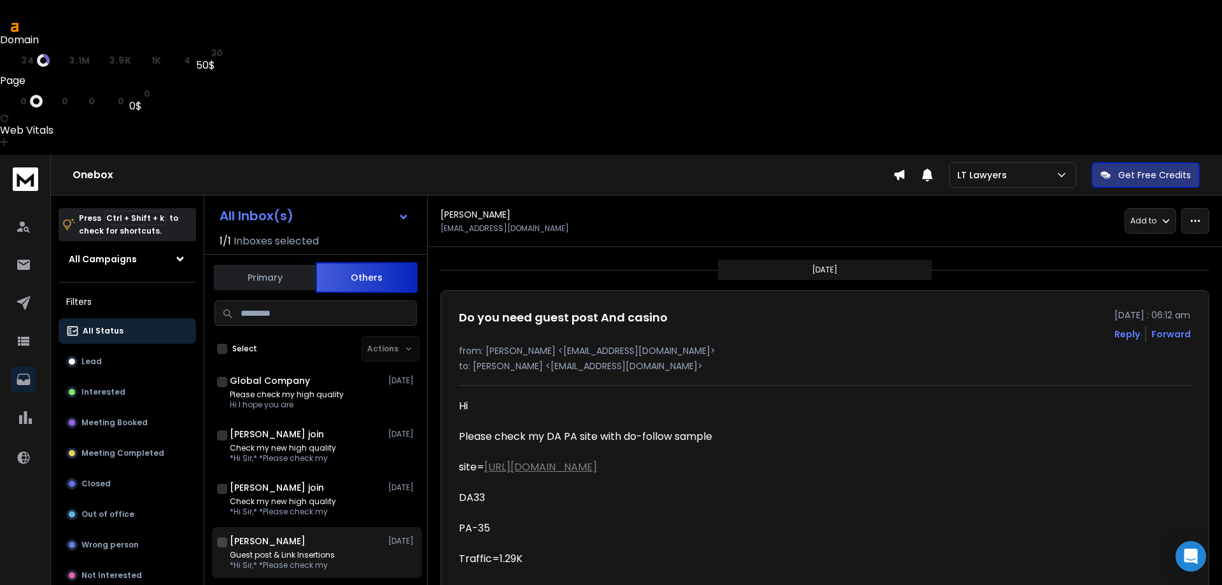
click at [323, 534] on div "Millie Falreya 31 Jul" at bounding box center [323, 540] width 187 height 13
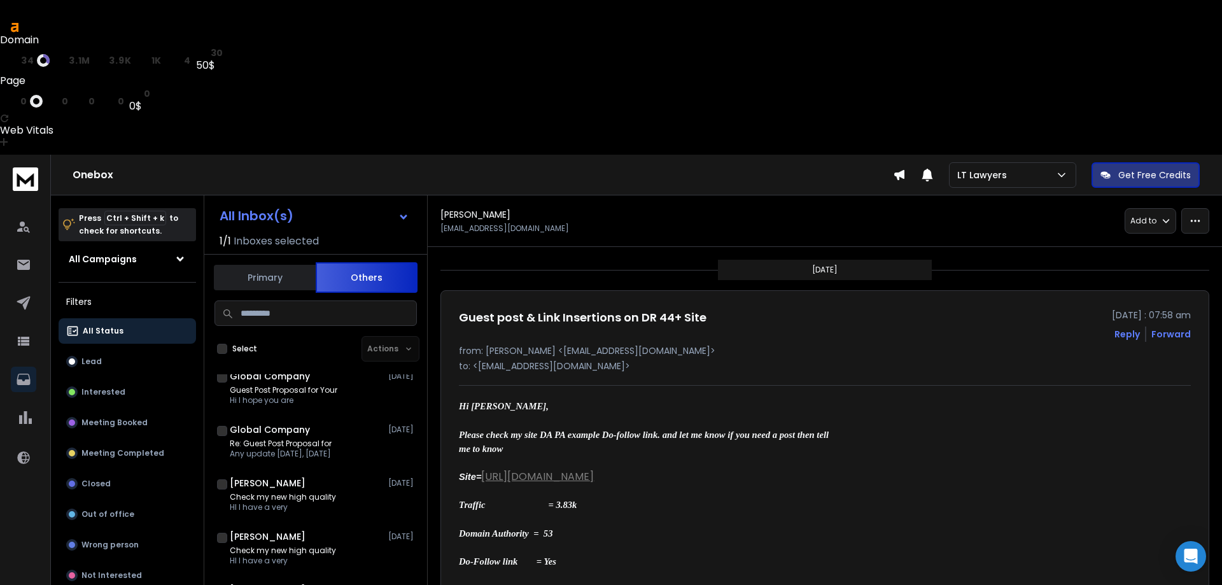
scroll to position [1010, 0]
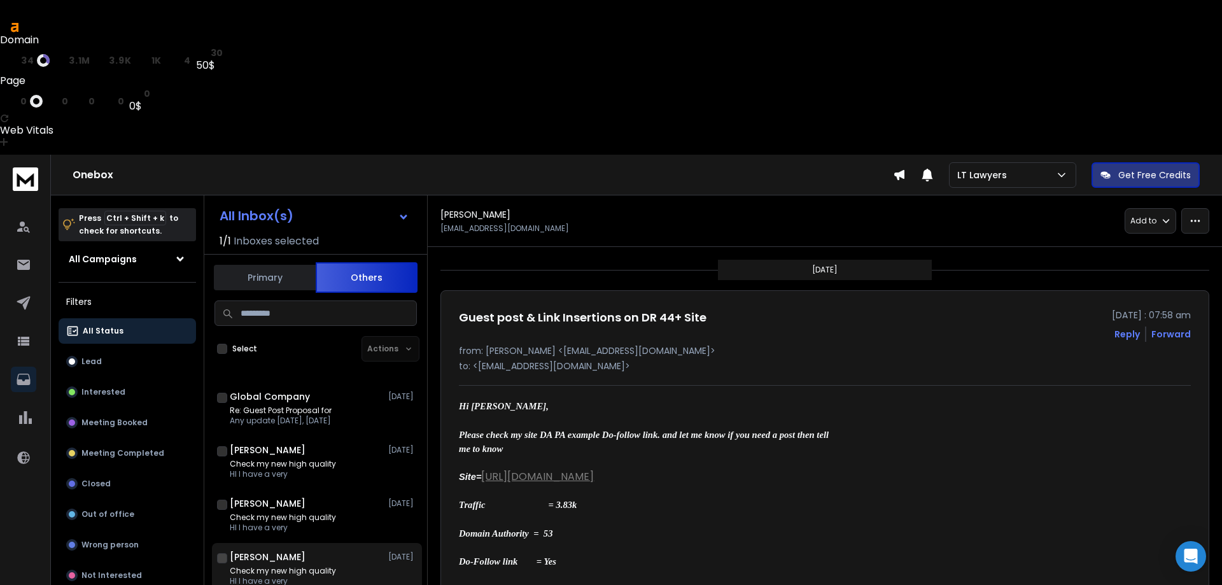
click at [308, 550] on div "Humaira Rajpoot 24 Jul Check my new high quality HI I have a very" at bounding box center [323, 568] width 187 height 36
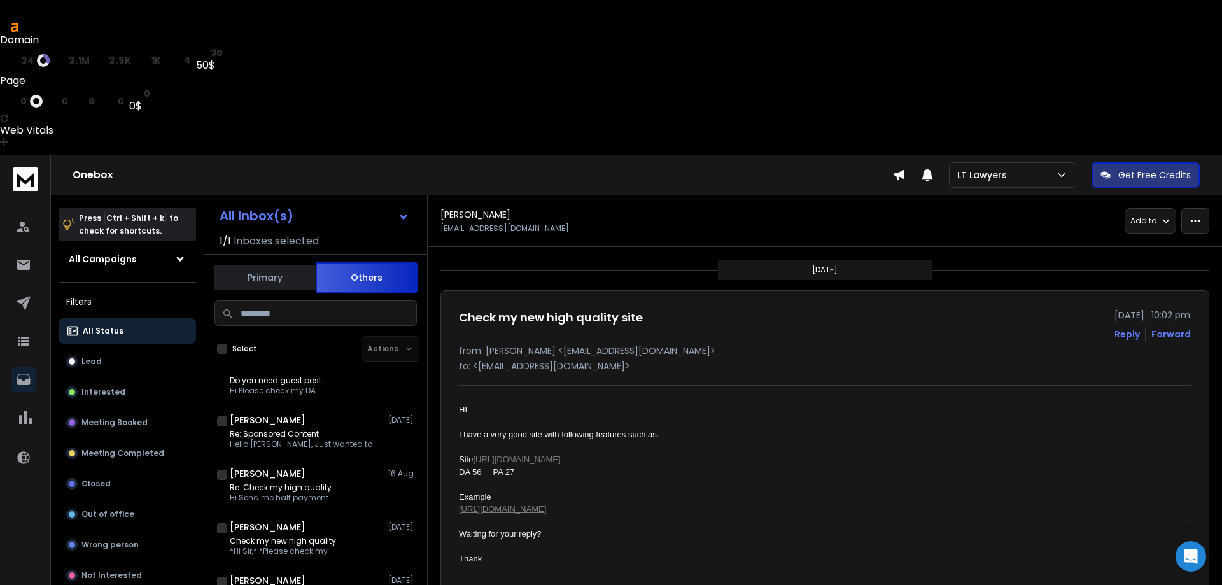
scroll to position [0, 0]
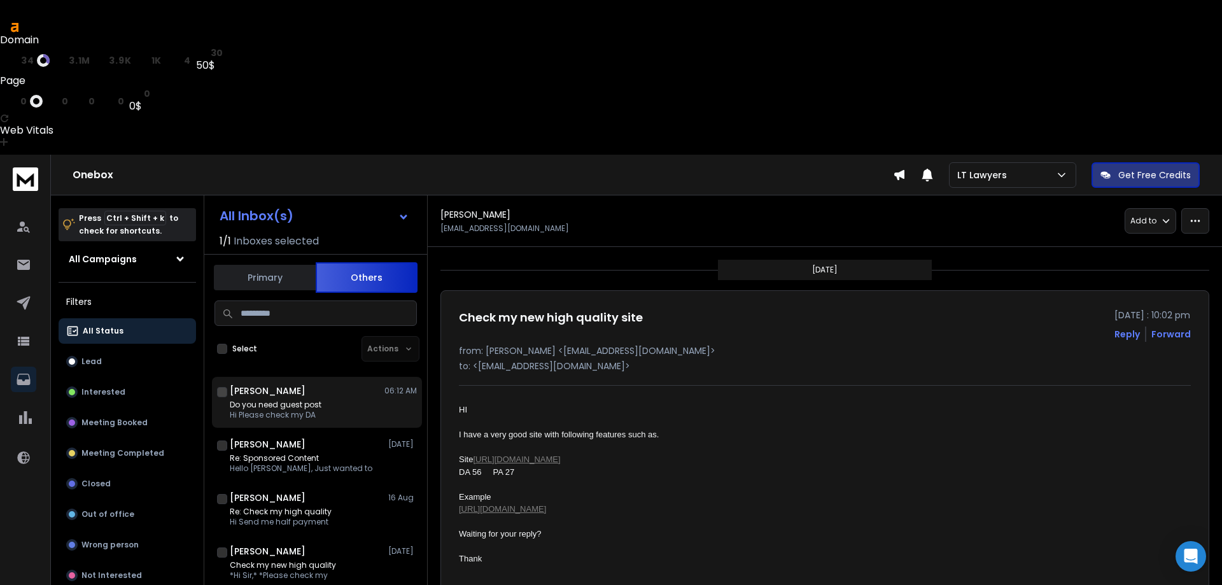
click at [342, 400] on div "Do you need guest post Hi Please check my DA" at bounding box center [323, 410] width 187 height 20
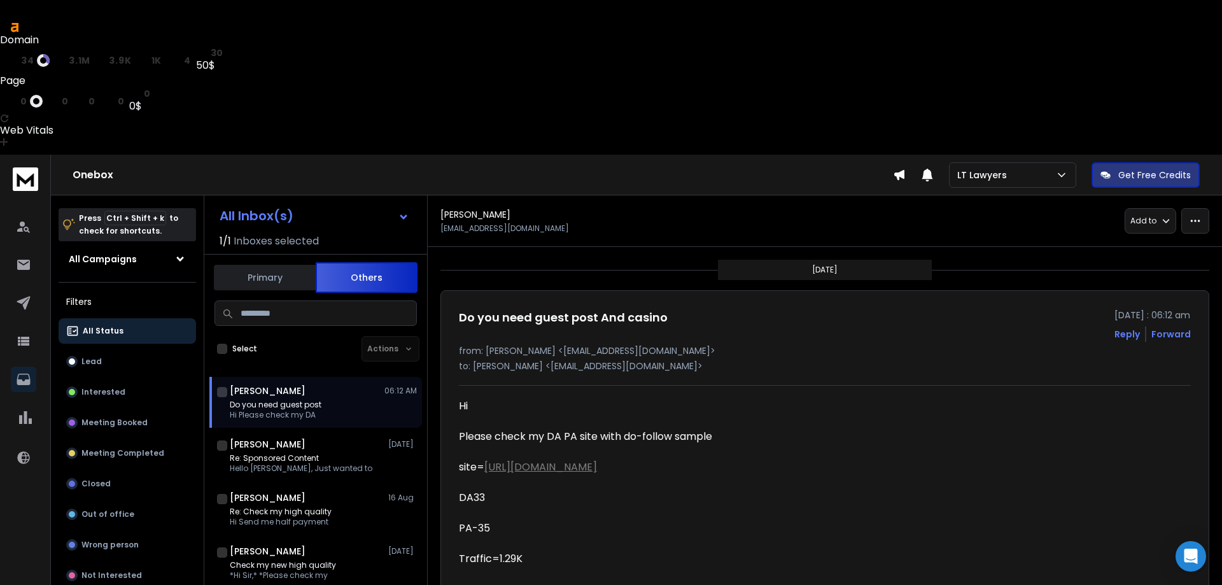
click at [783, 208] on div "Jon Boys JB jonboyslinksale@gmail.com" at bounding box center [630, 220] width 380 height 25
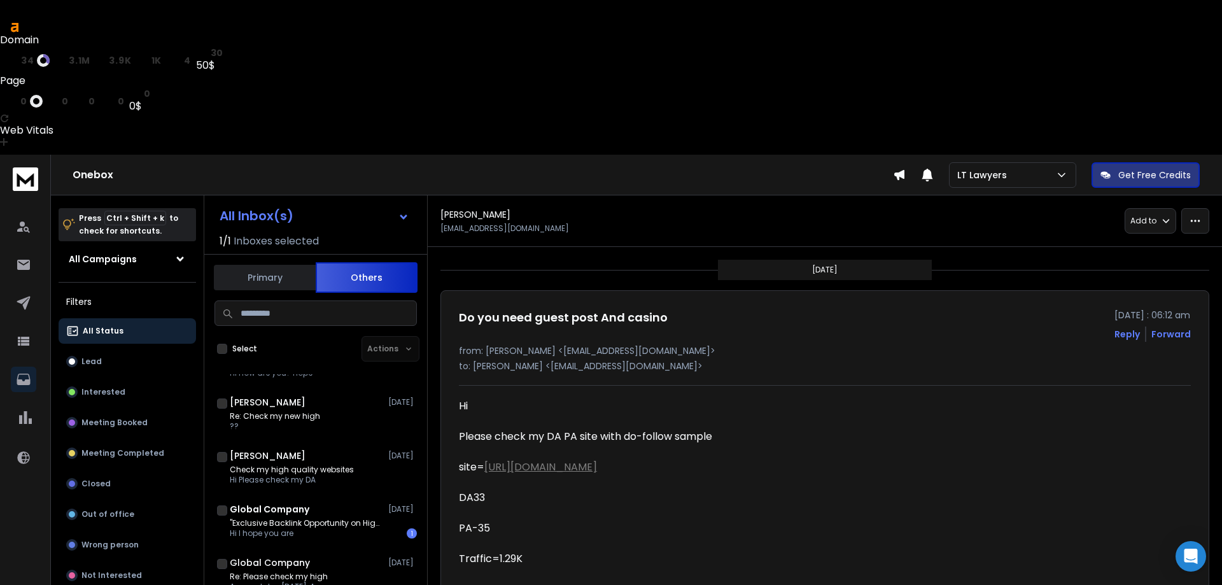
scroll to position [321, 0]
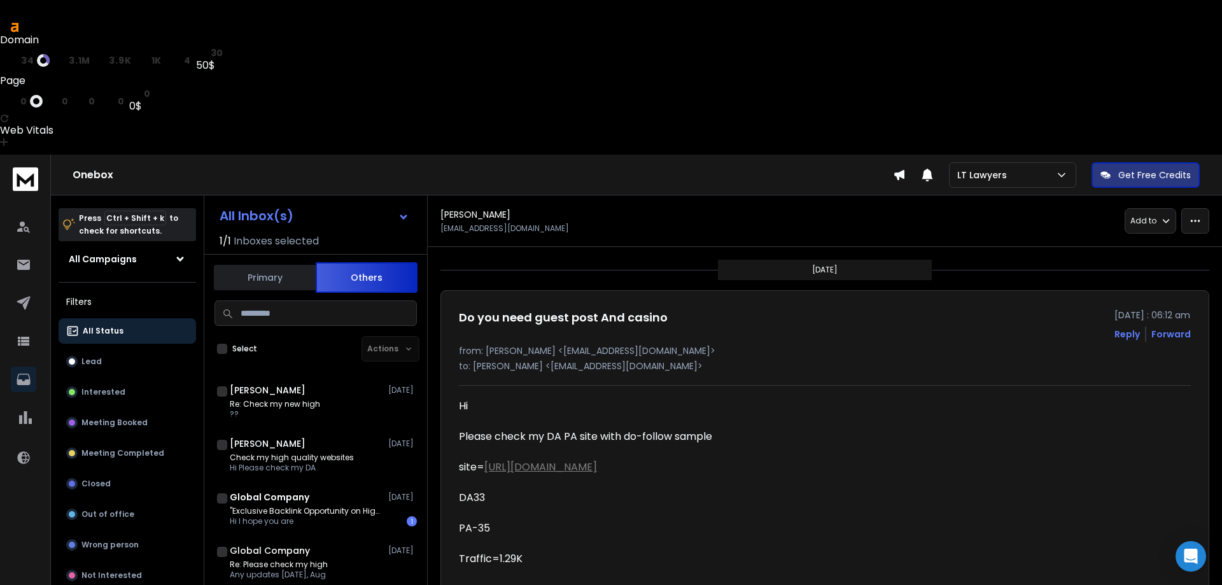
click at [31, 426] on div "H" at bounding box center [25, 447] width 51 height 585
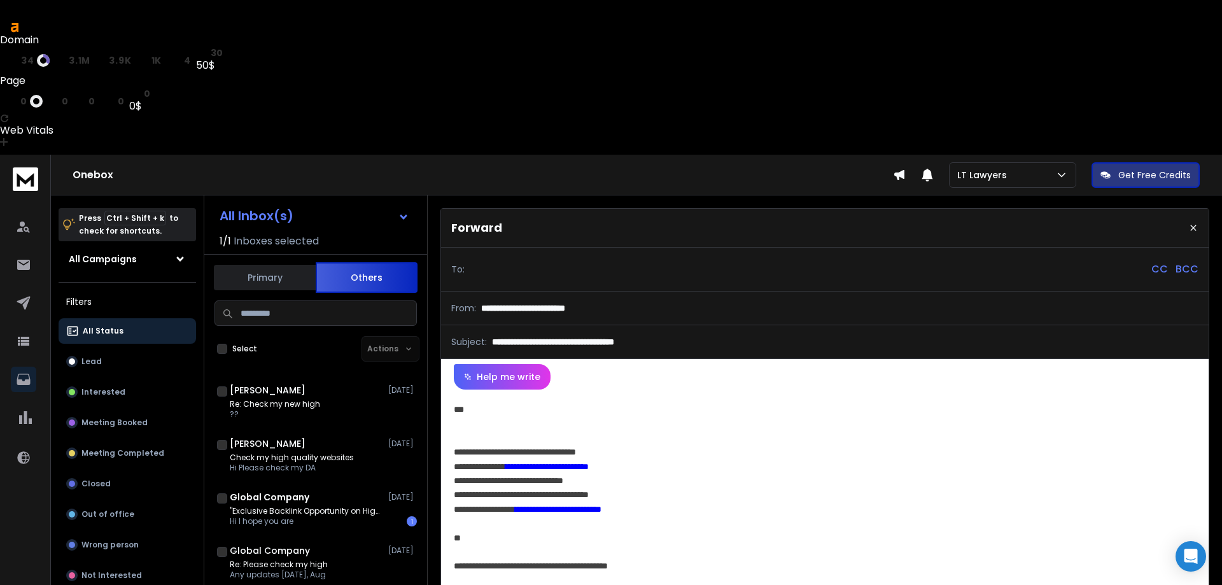
click at [1191, 225] on icon at bounding box center [1193, 228] width 6 height 6
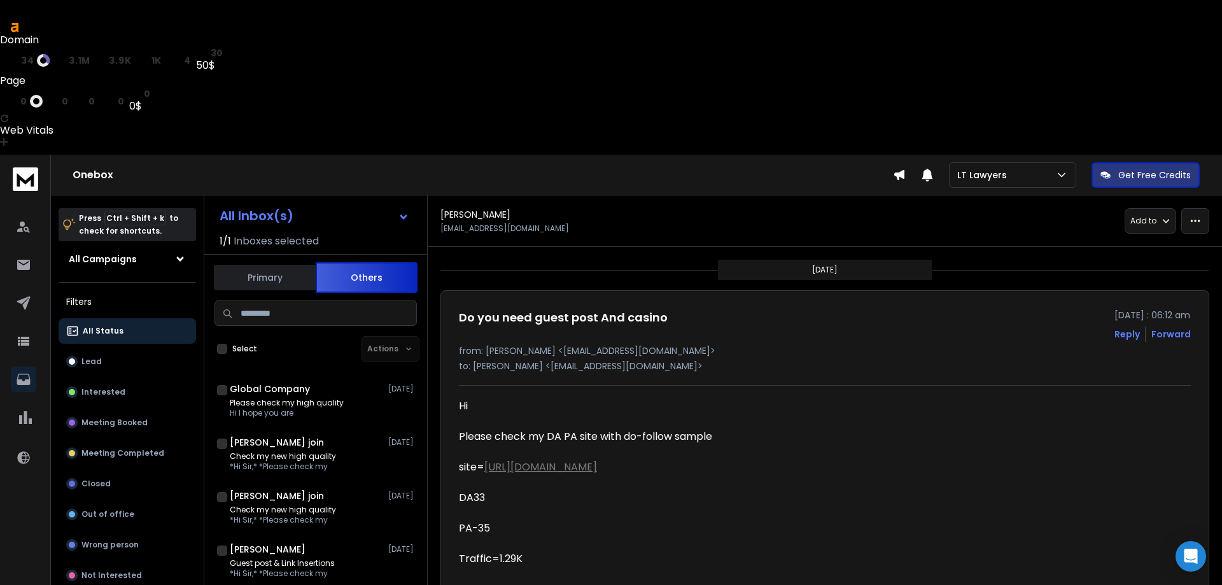
scroll to position [598, 0]
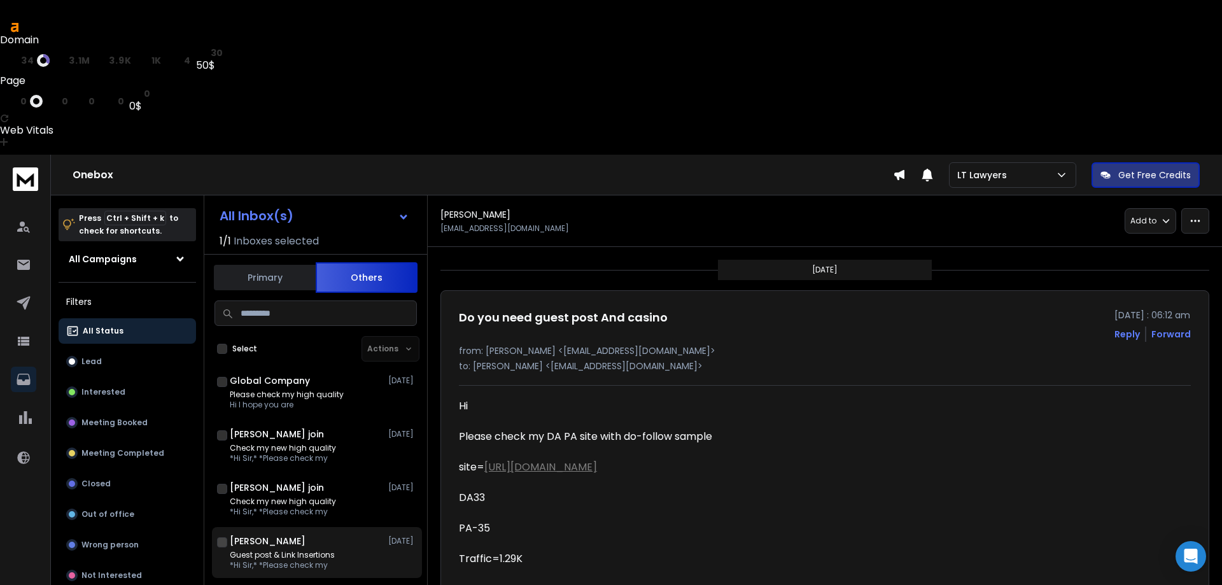
click at [323, 534] on div "Millie Falreya 31 Jul" at bounding box center [323, 540] width 187 height 13
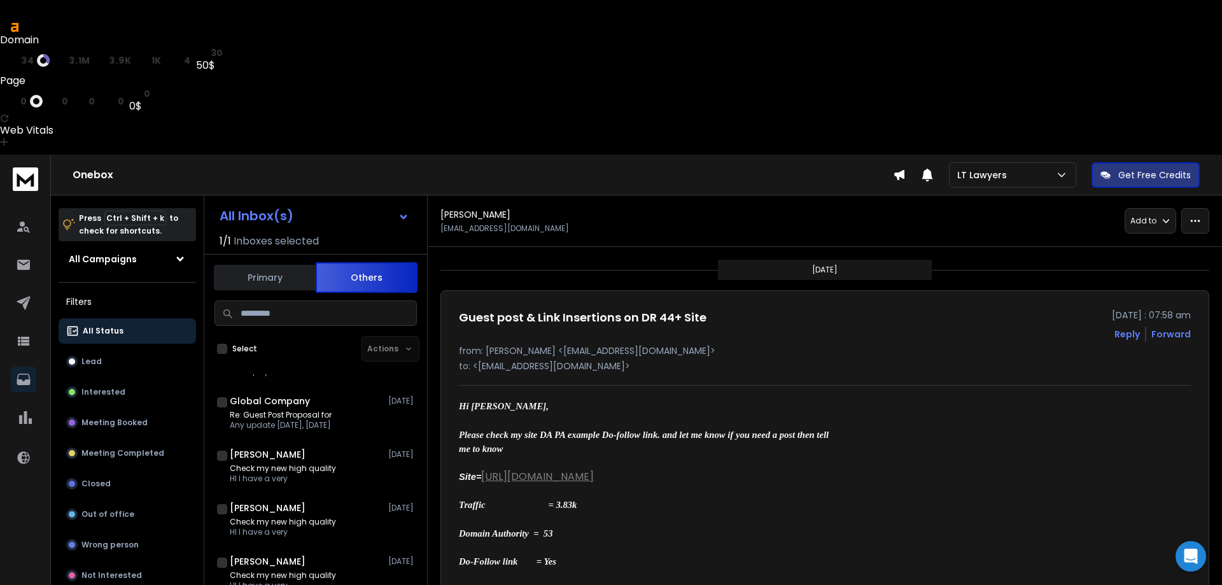
scroll to position [1009, 0]
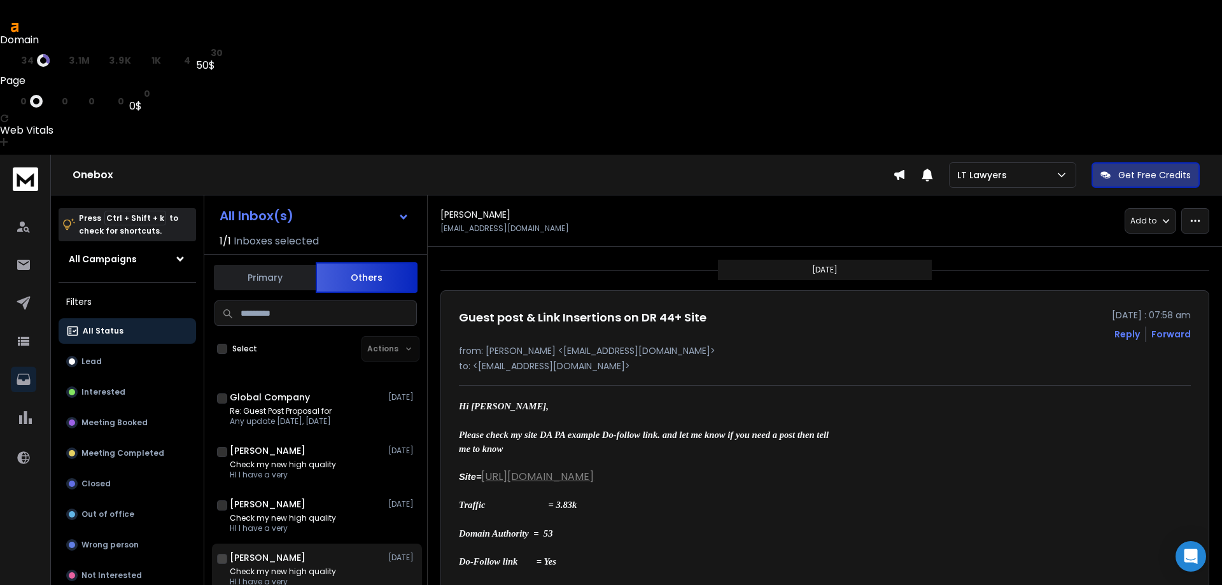
click at [308, 551] on div "Humaira Rajpoot 24 Jul Check my new high quality HI I have a very" at bounding box center [323, 569] width 187 height 36
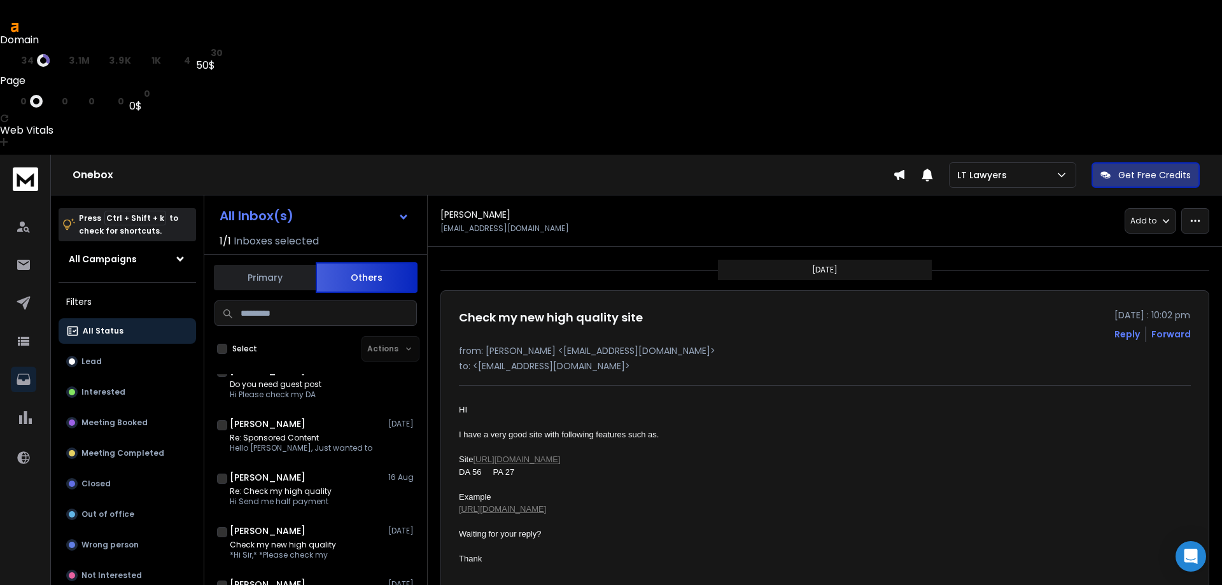
scroll to position [0, 0]
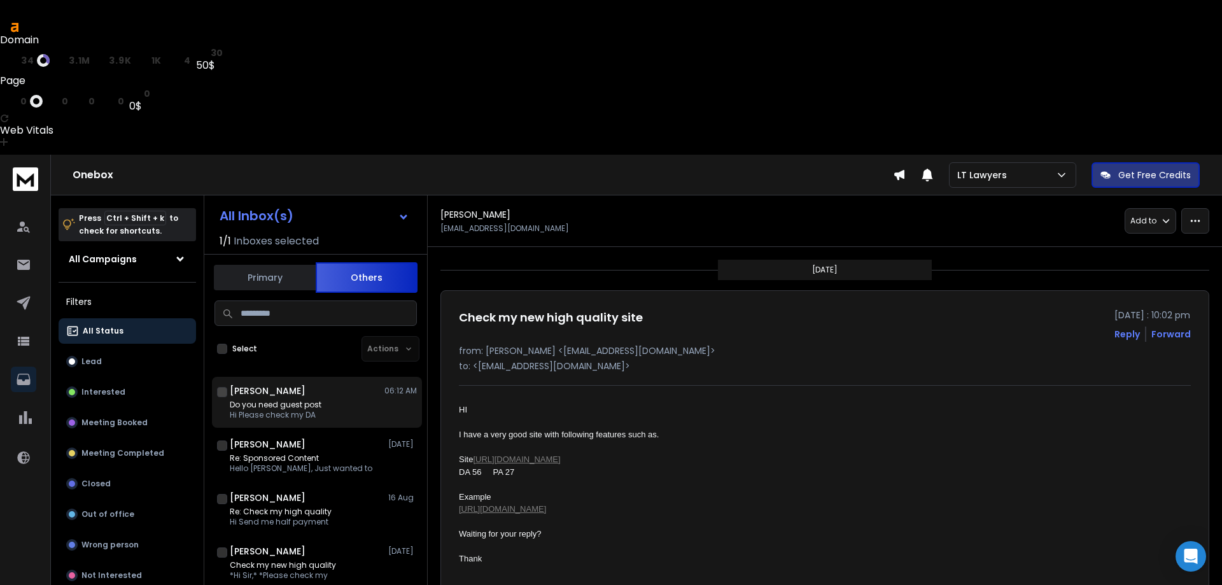
click at [342, 400] on div "Do you need guest post Hi Please check my DA" at bounding box center [323, 410] width 187 height 20
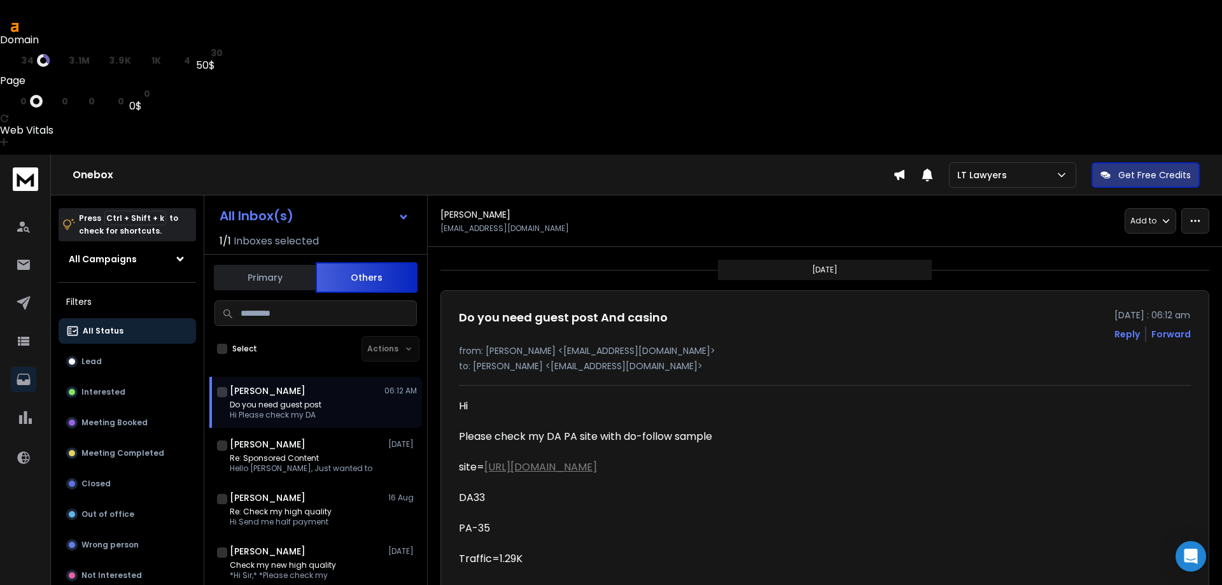
click at [783, 208] on div "Jon Boys JB jonboyslinksale@gmail.com" at bounding box center [630, 220] width 380 height 25
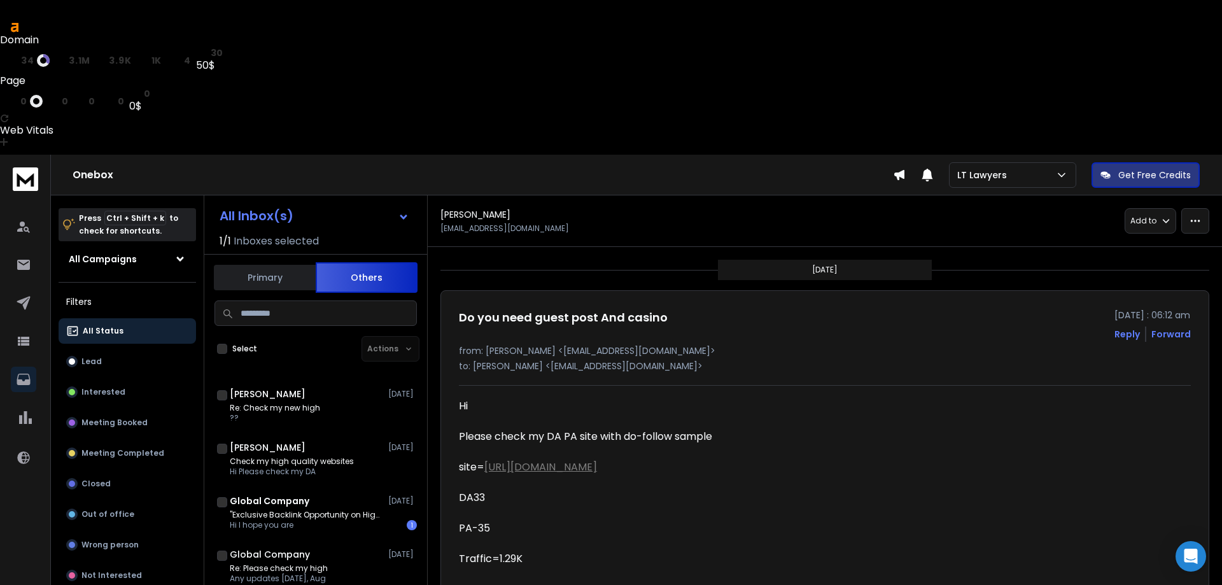
scroll to position [321, 0]
click at [31, 426] on div "H" at bounding box center [25, 447] width 51 height 585
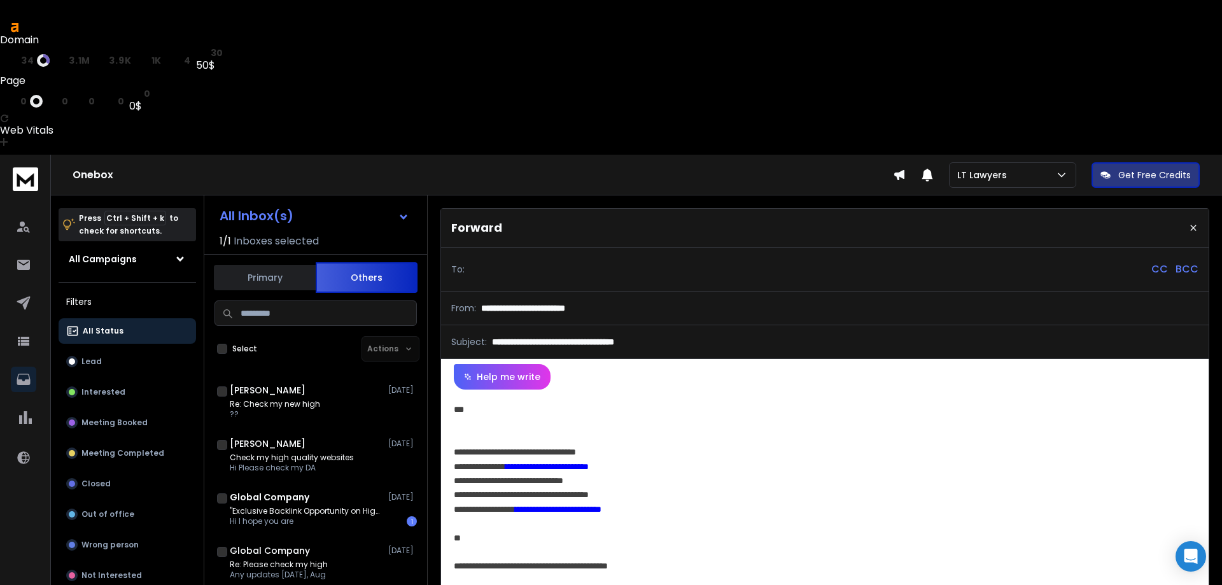
click at [1191, 225] on icon at bounding box center [1193, 228] width 6 height 6
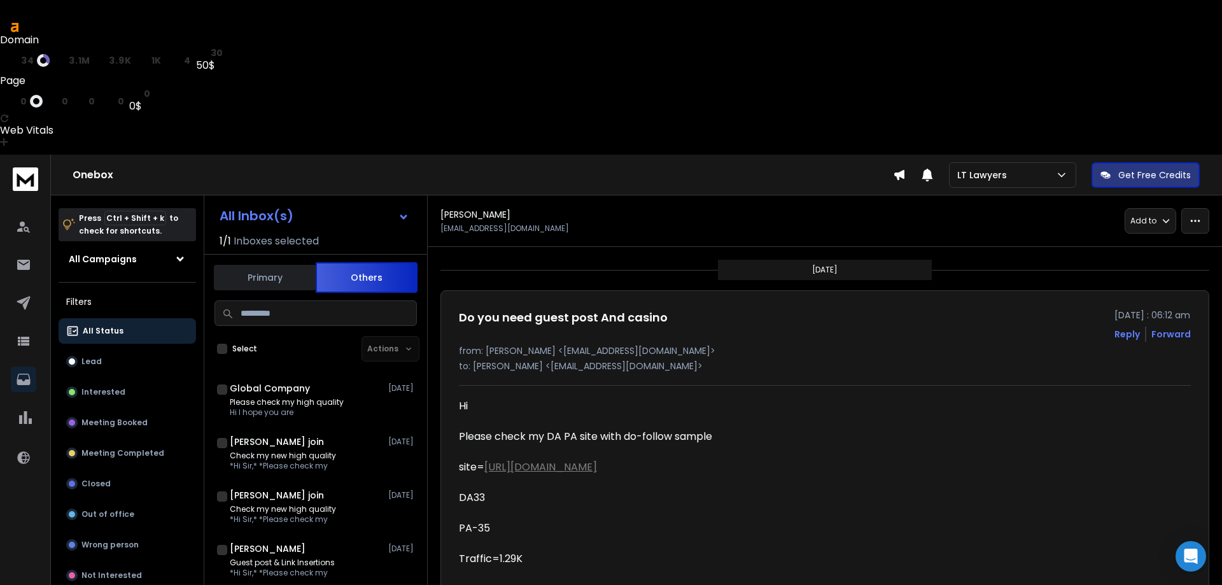
scroll to position [599, 0]
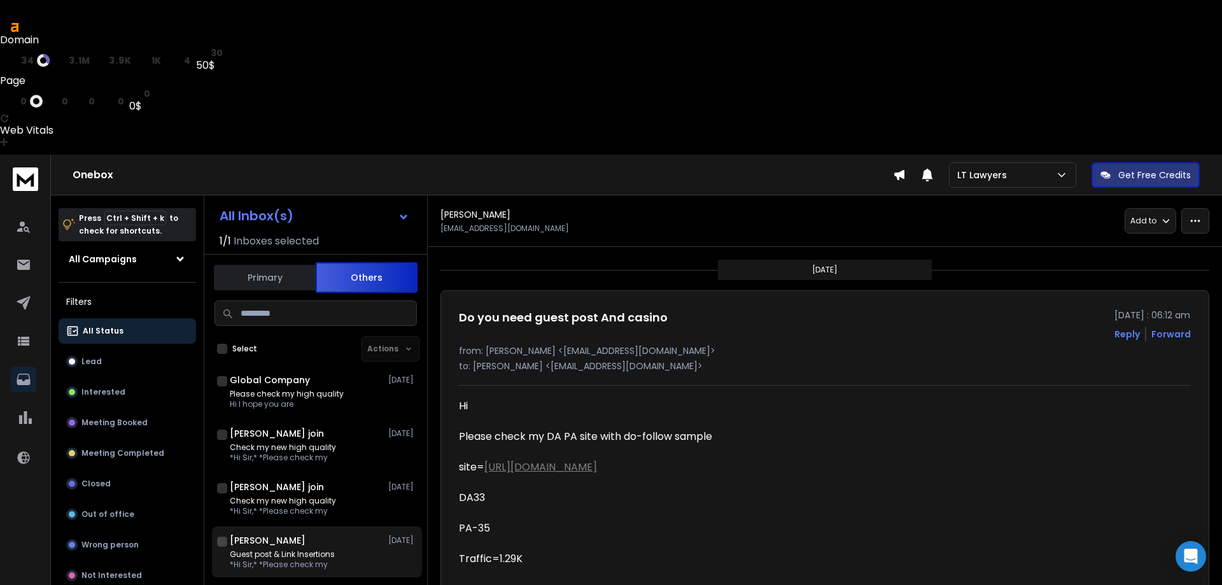
click at [323, 534] on div "Millie Falreya 31 Jul" at bounding box center [323, 540] width 187 height 13
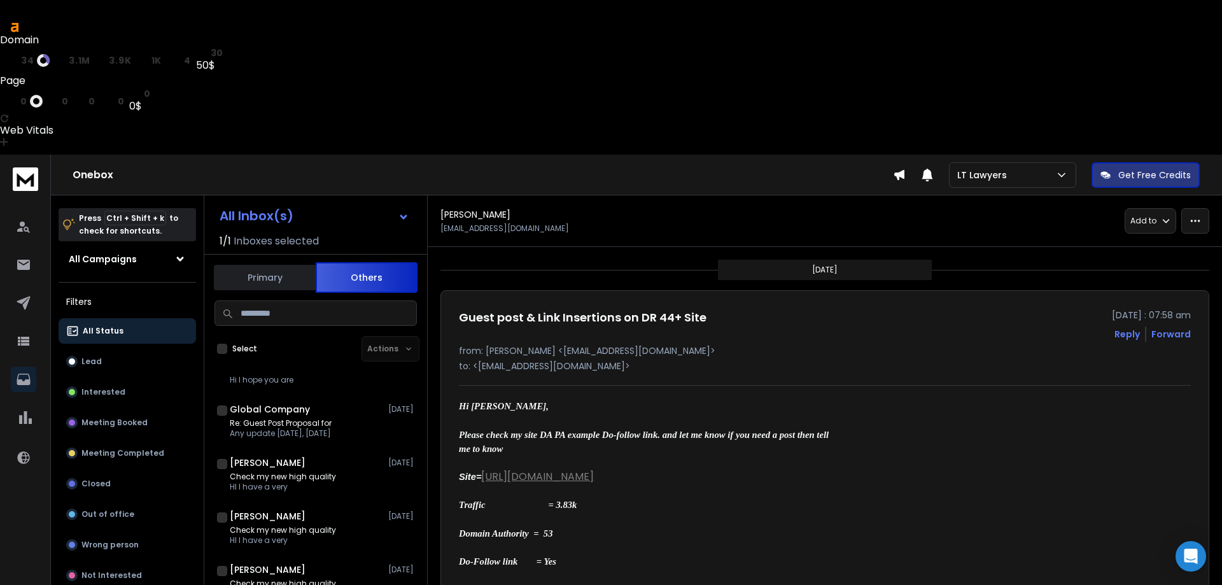
scroll to position [1013, 0]
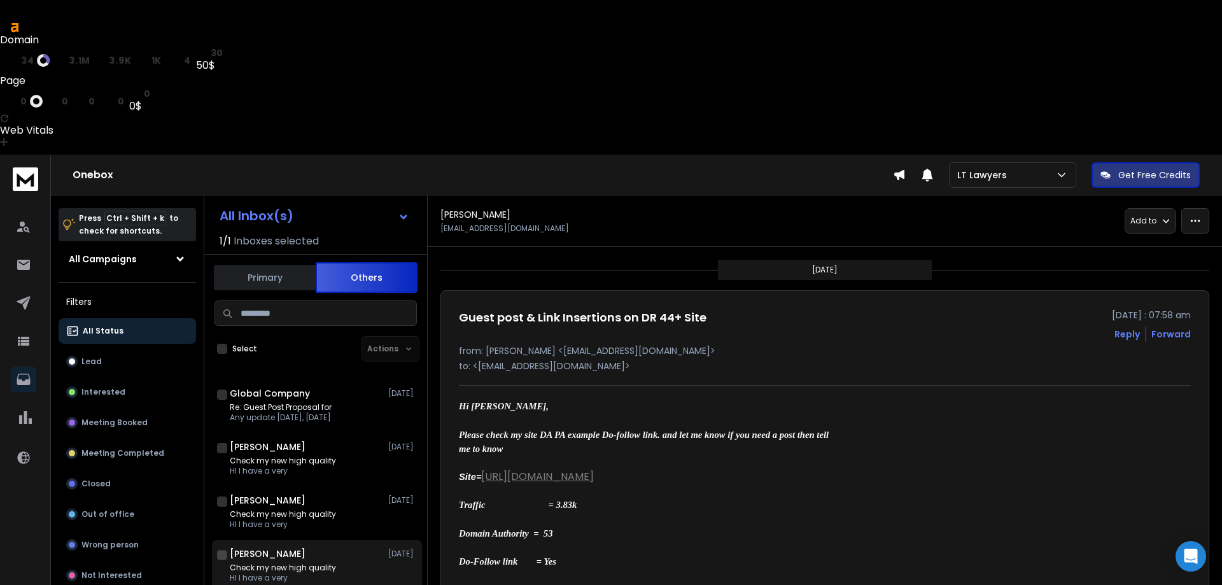
click at [308, 562] on p "Check my new high quality" at bounding box center [283, 567] width 106 height 10
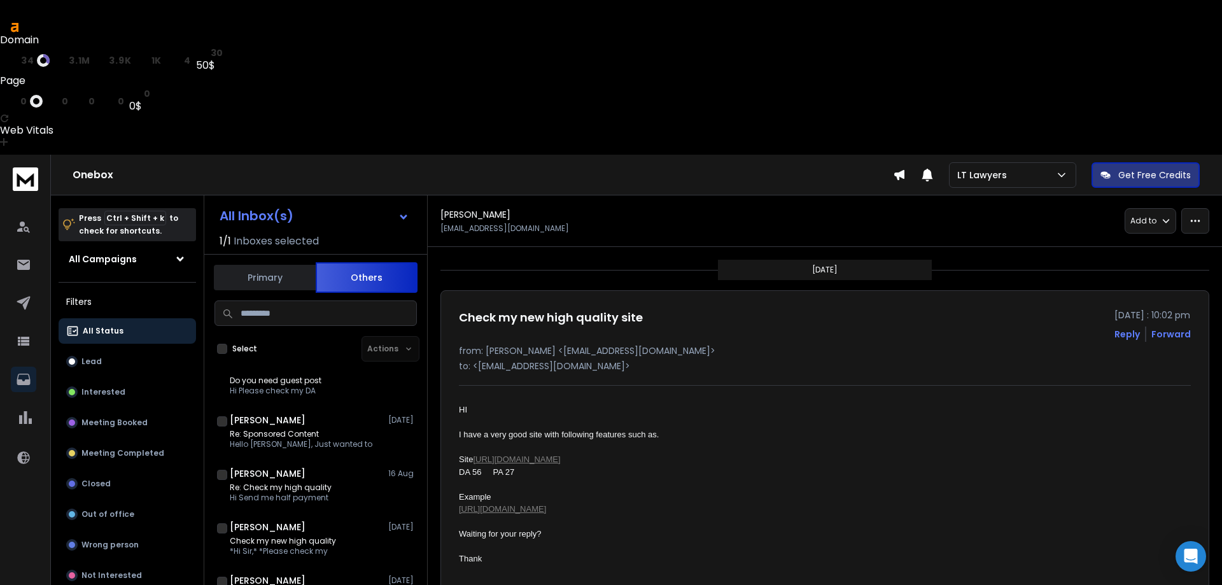
scroll to position [0, 0]
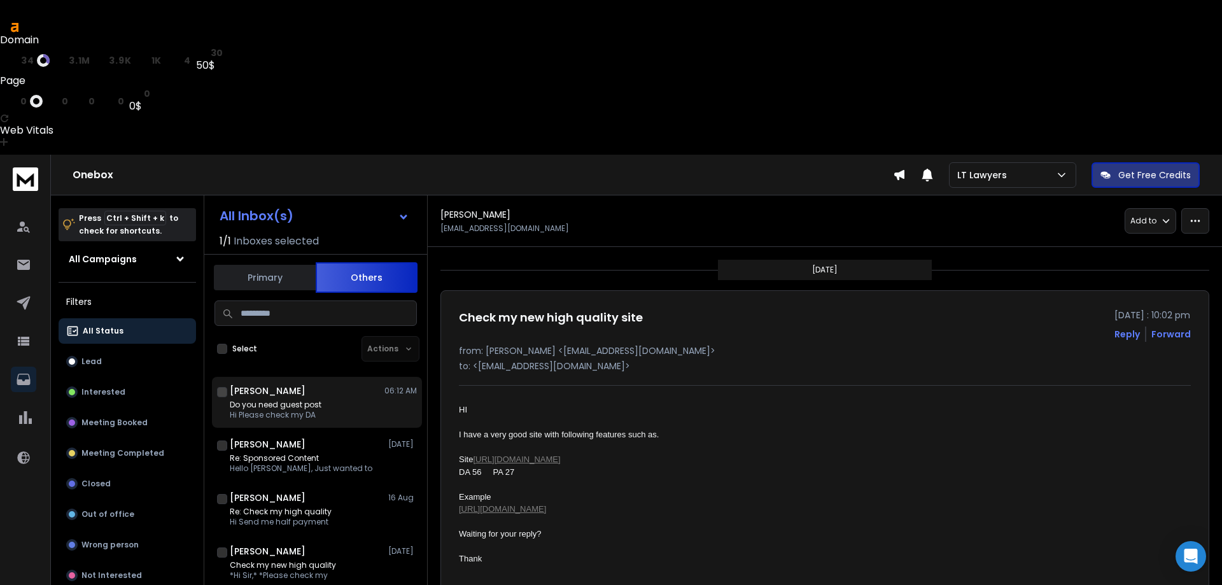
click at [342, 400] on div "Do you need guest post Hi Please check my DA" at bounding box center [323, 410] width 187 height 20
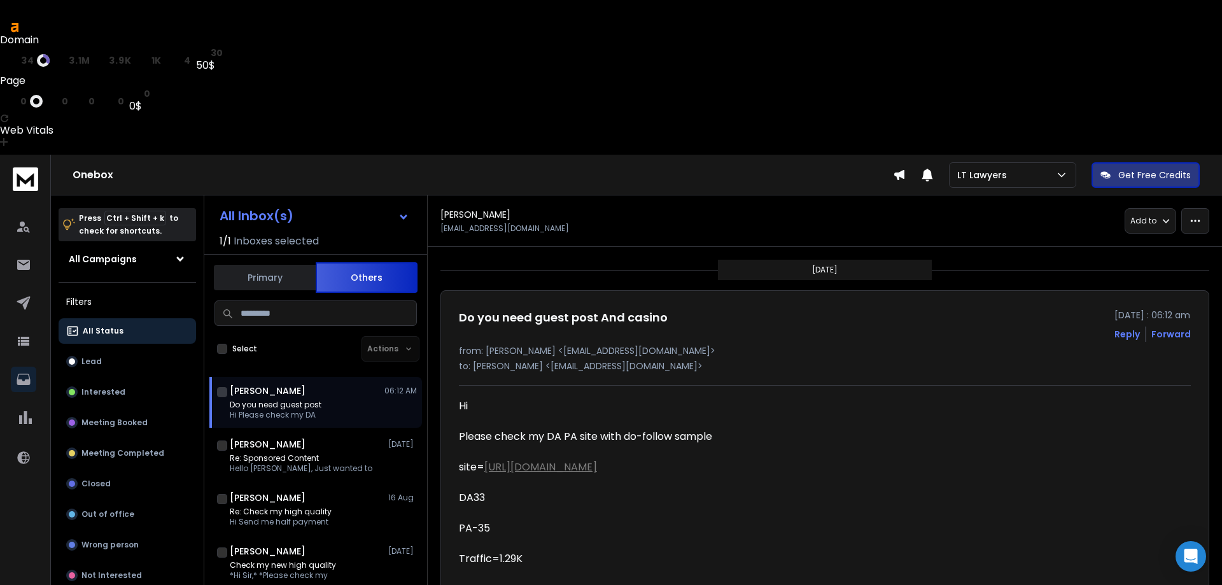
click at [783, 208] on div "Jon Boys JB jonboyslinksale@gmail.com" at bounding box center [630, 220] width 380 height 25
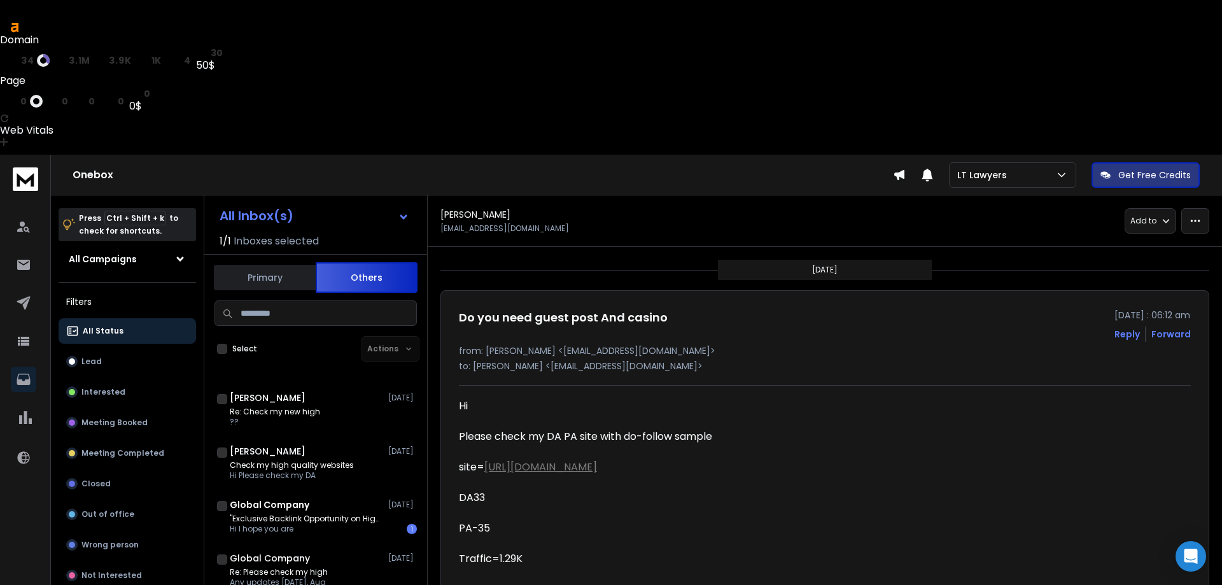
scroll to position [321, 0]
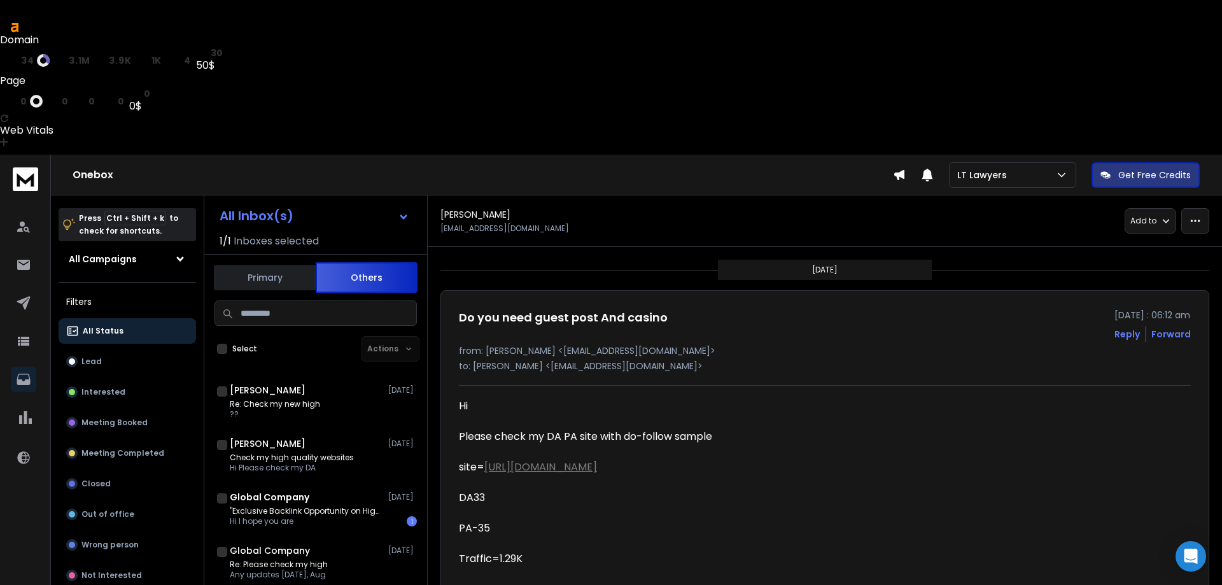
click at [31, 426] on div "H" at bounding box center [25, 447] width 51 height 585
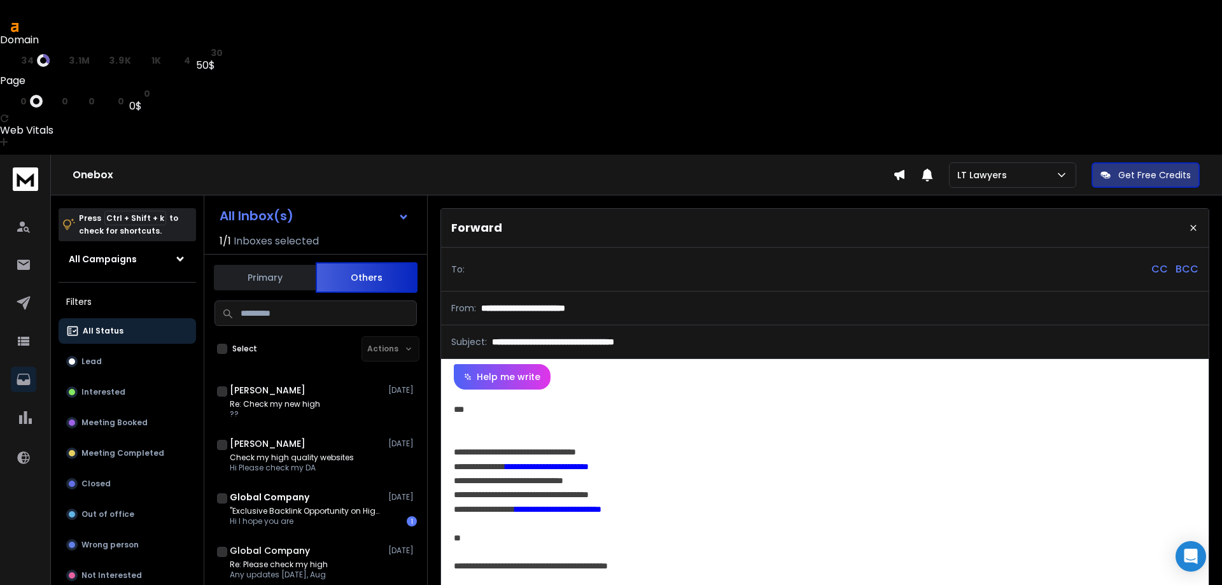
click at [1191, 225] on icon at bounding box center [1193, 228] width 6 height 6
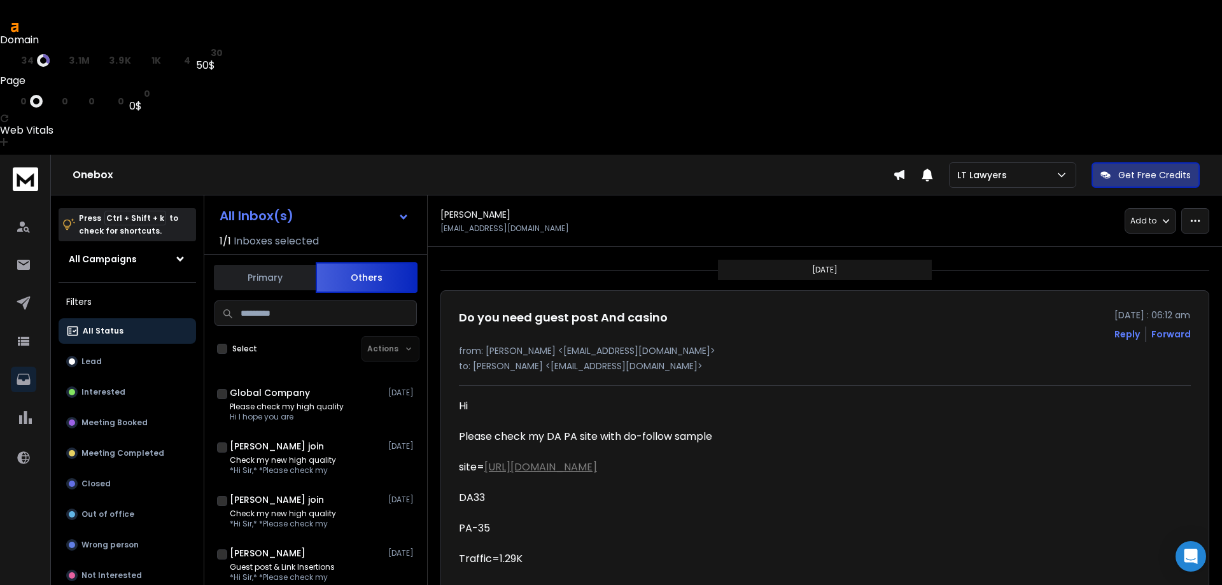
scroll to position [599, 0]
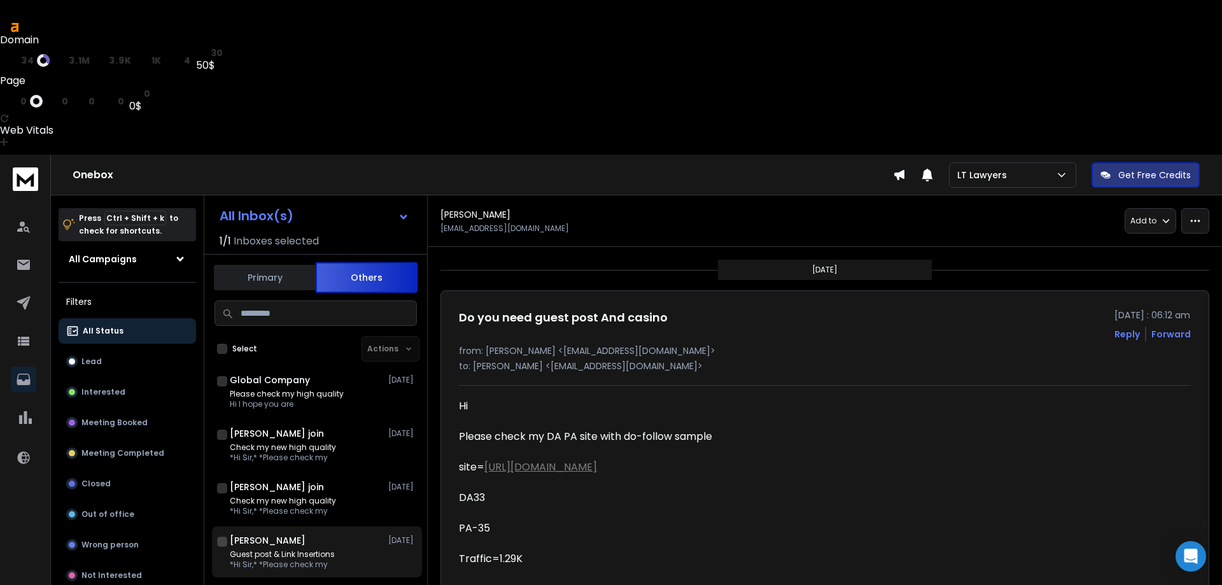
click at [323, 534] on div "Millie Falreya 31 Jul" at bounding box center [323, 540] width 187 height 13
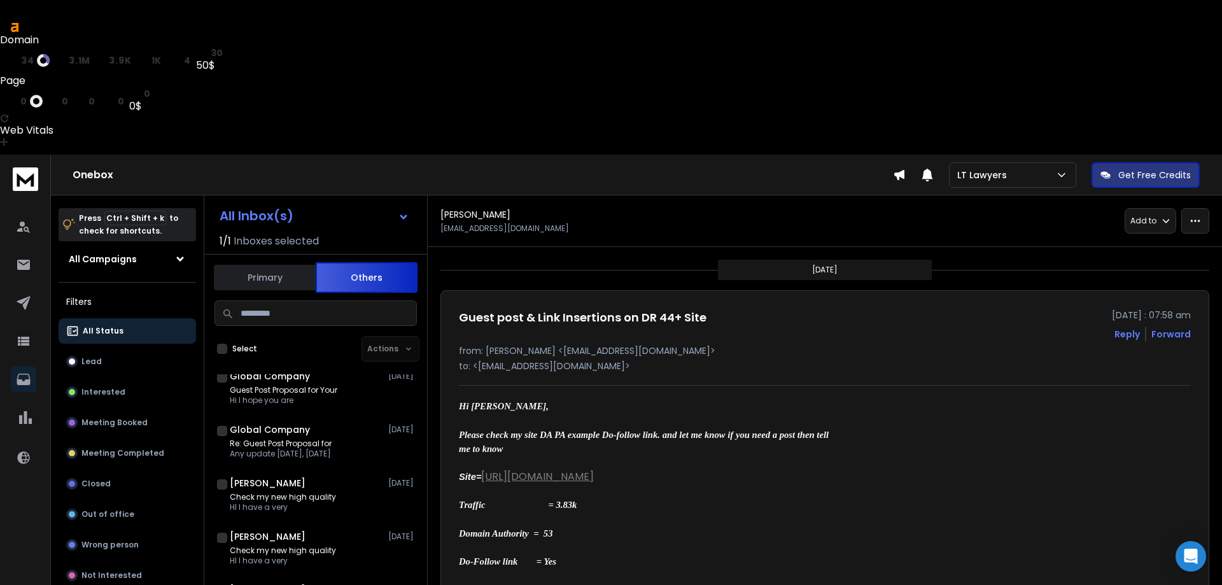
scroll to position [1014, 0]
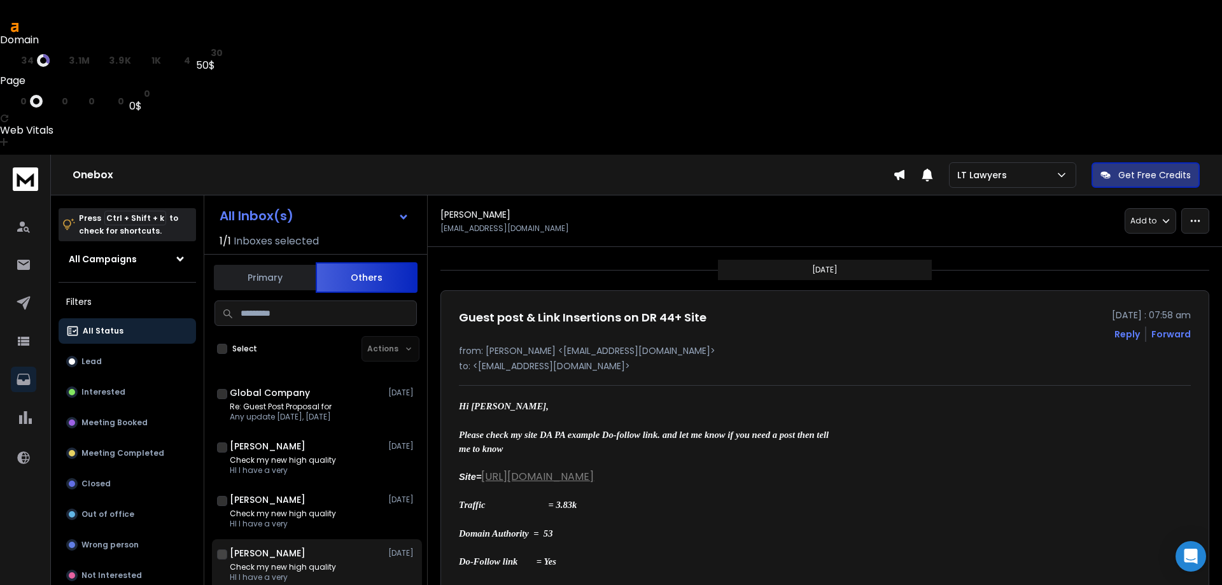
click at [308, 562] on p "Check my new high quality" at bounding box center [283, 567] width 106 height 10
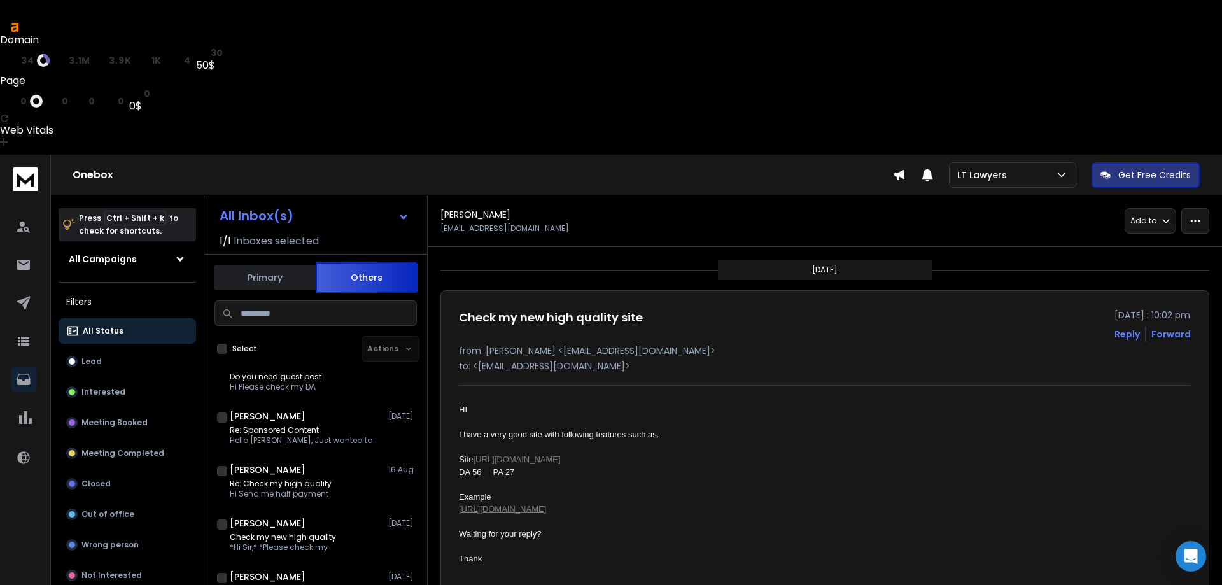
scroll to position [0, 0]
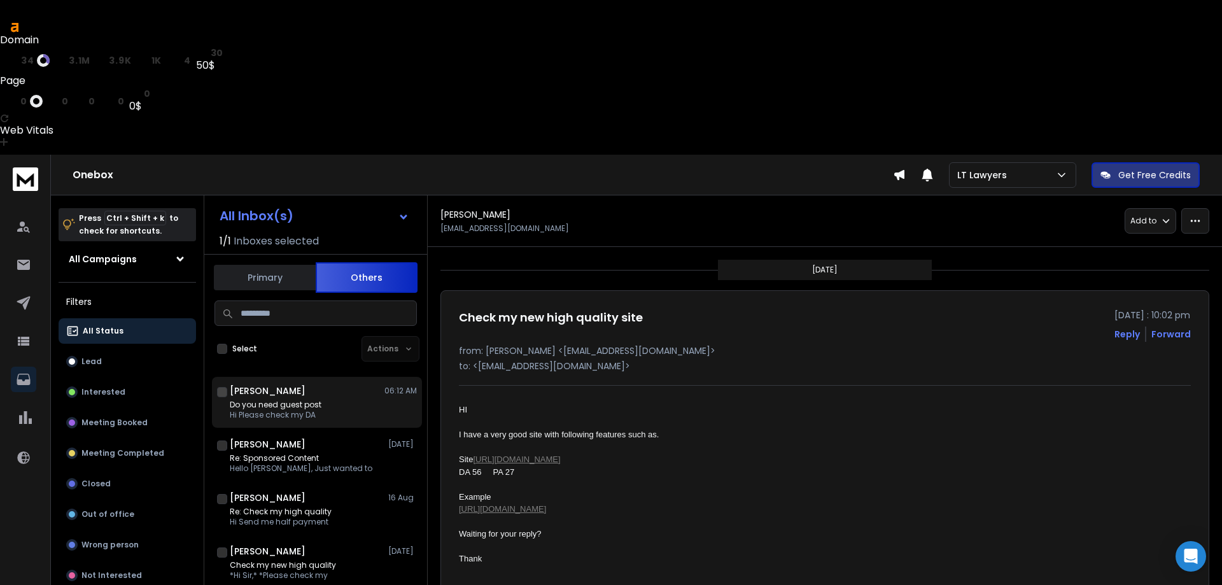
click at [342, 400] on div "Do you need guest post Hi Please check my DA" at bounding box center [323, 410] width 187 height 20
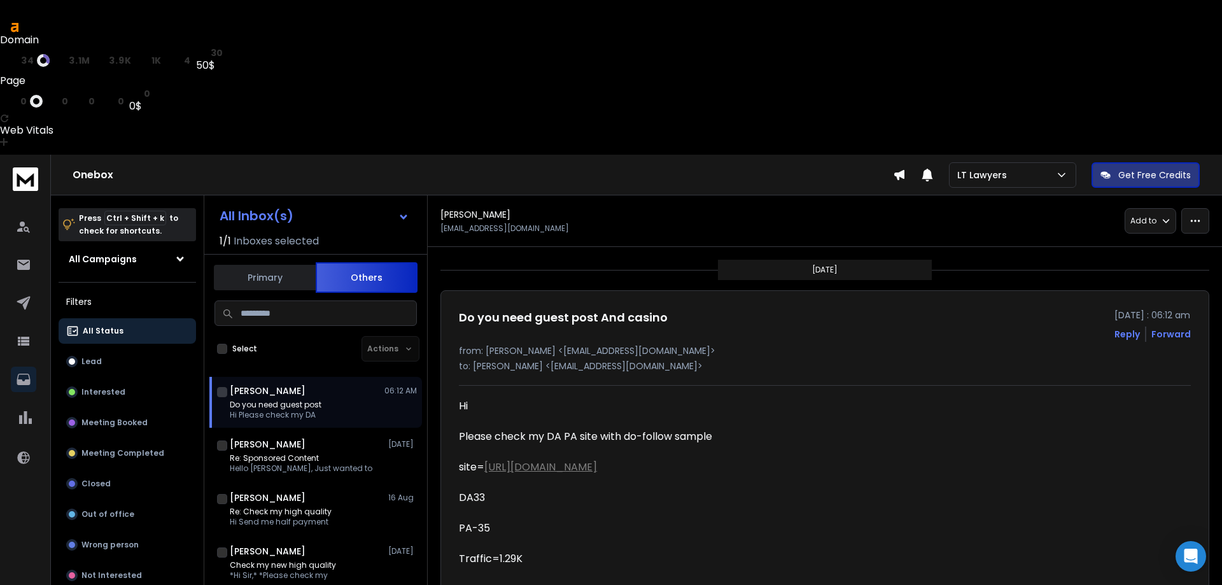
click at [783, 208] on div "Jon Boys JB jonboyslinksale@gmail.com" at bounding box center [630, 220] width 380 height 25
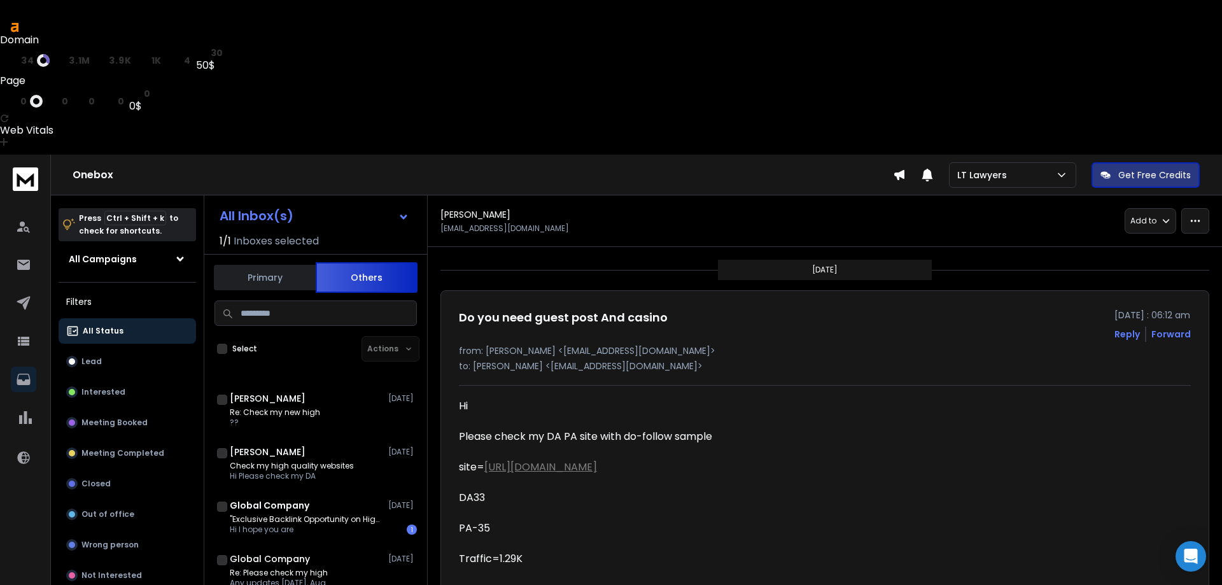
scroll to position [322, 0]
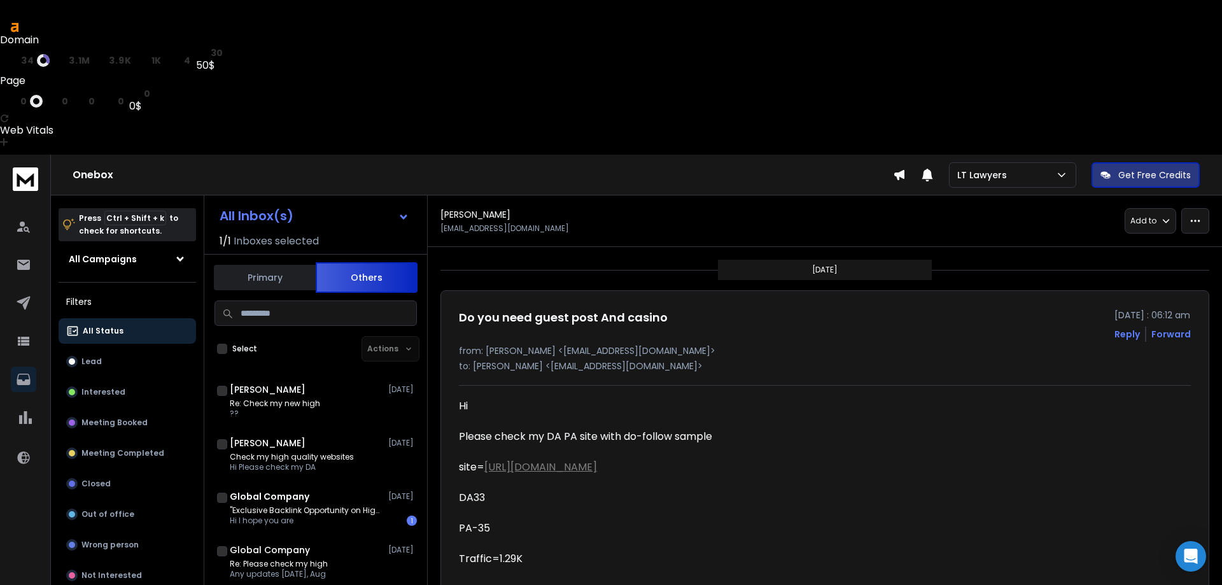
click at [31, 426] on div "H" at bounding box center [25, 447] width 51 height 585
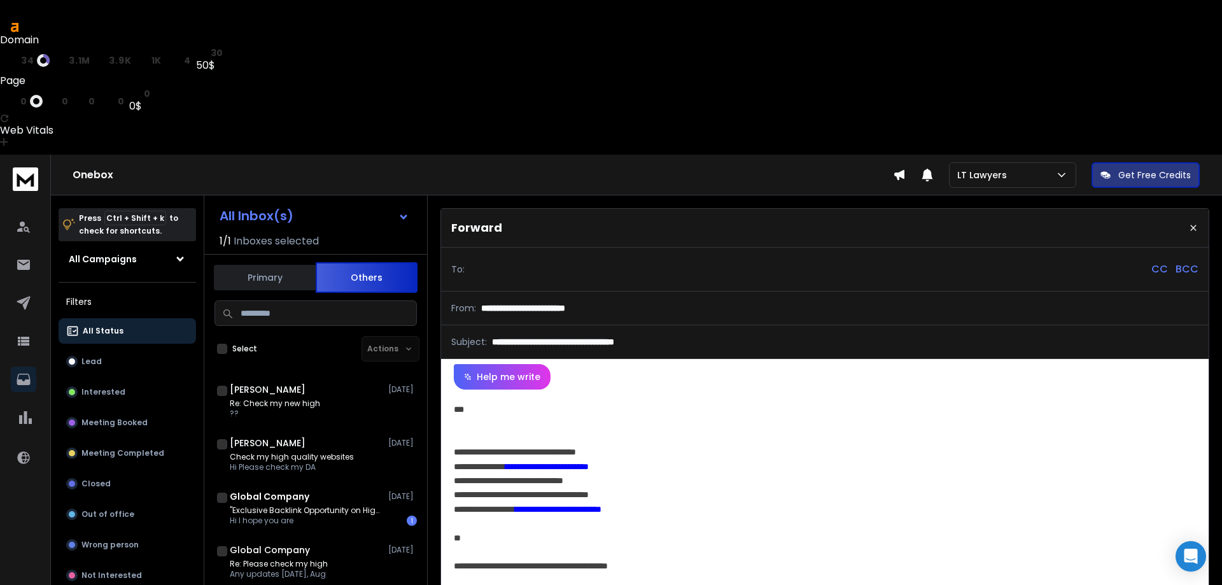
click at [1191, 225] on icon at bounding box center [1193, 228] width 6 height 6
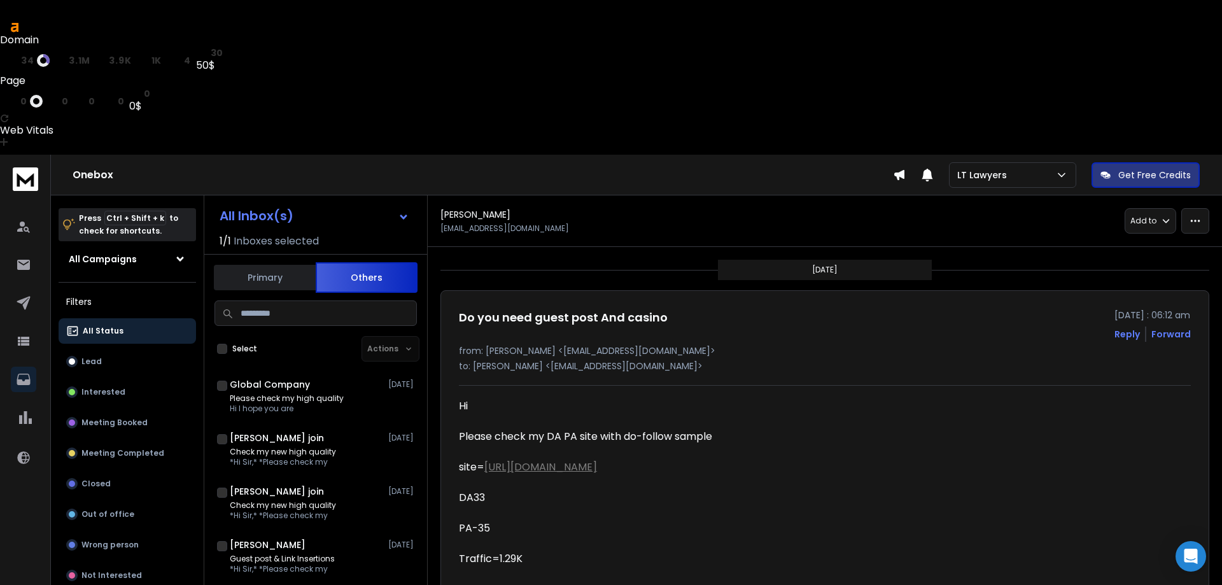
scroll to position [603, 0]
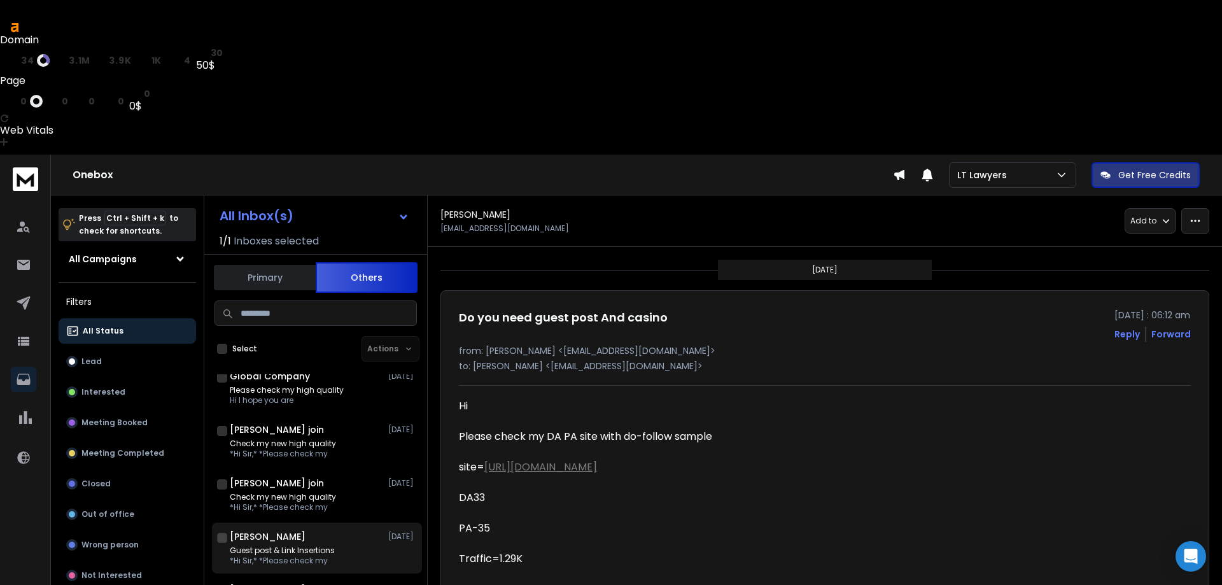
click at [323, 530] on div "Millie Falreya 31 Jul" at bounding box center [323, 536] width 187 height 13
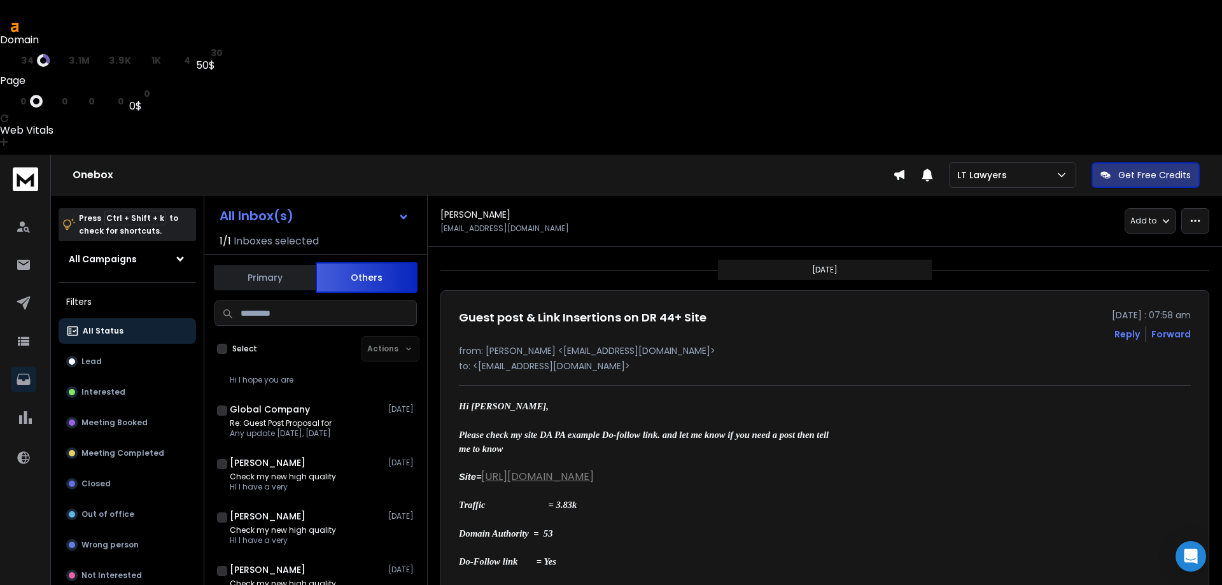
scroll to position [1018, 0]
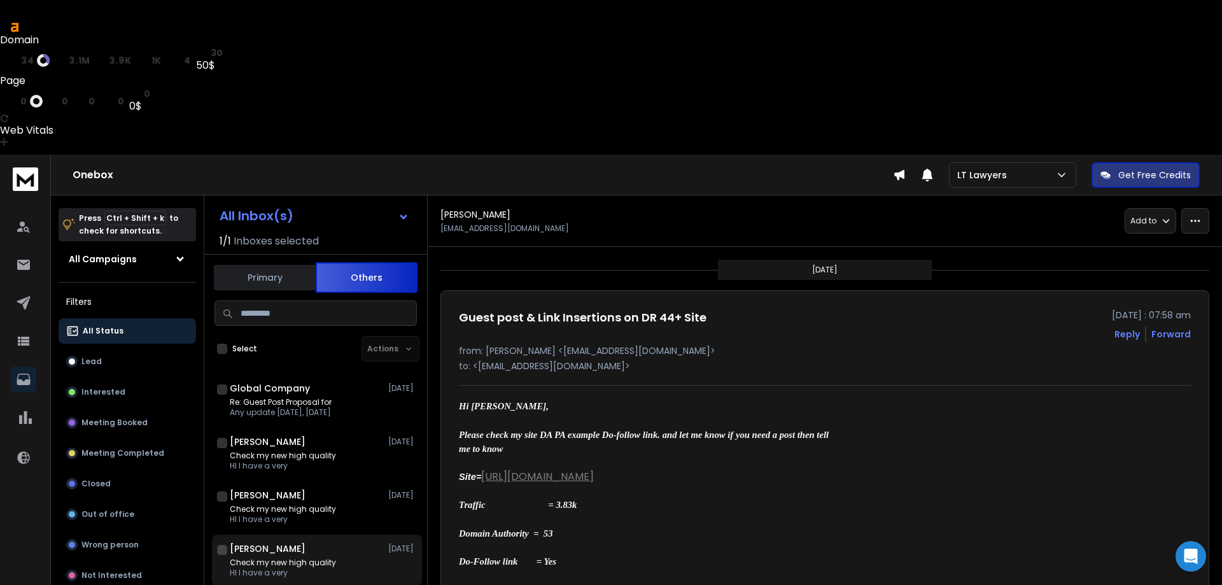
click at [308, 557] on p "Check my new high quality" at bounding box center [283, 562] width 106 height 10
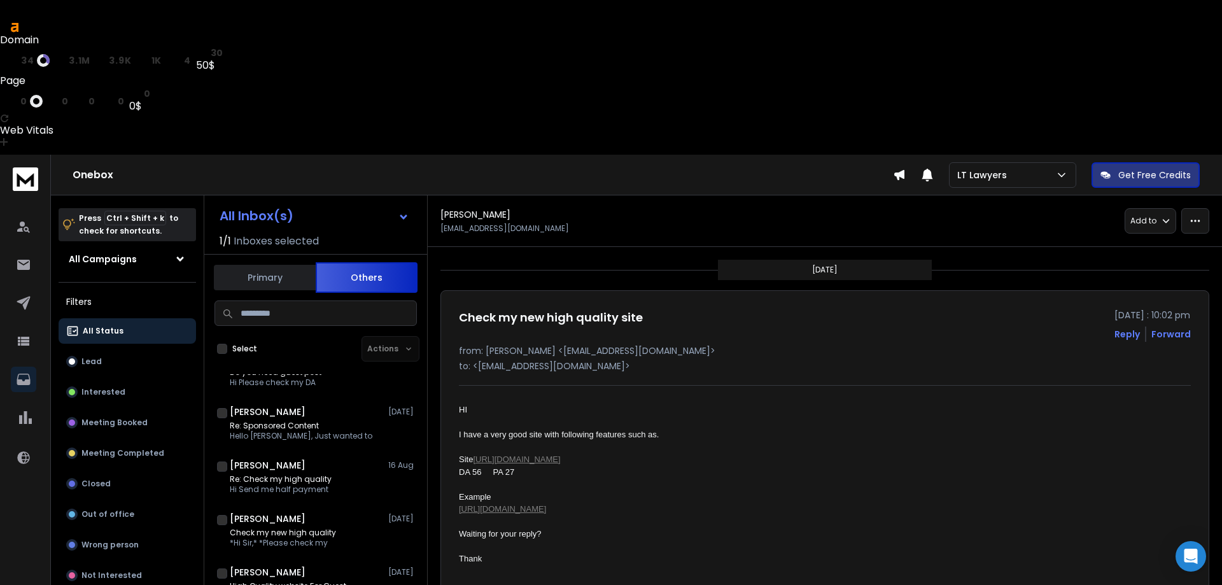
scroll to position [0, 0]
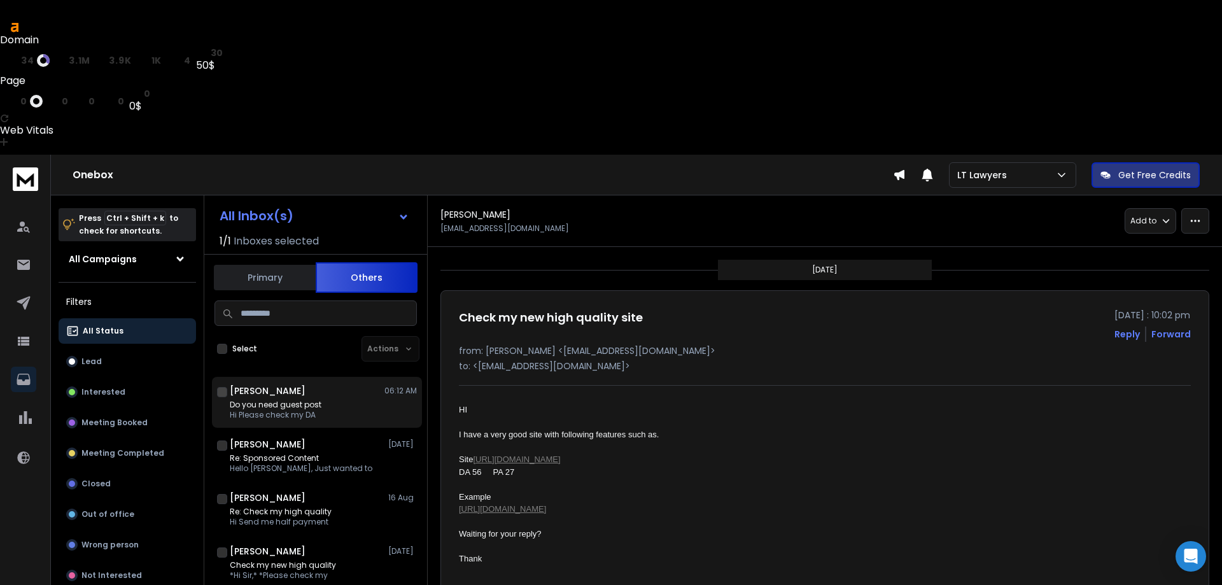
click at [342, 400] on div "Do you need guest post Hi Please check my DA" at bounding box center [323, 410] width 187 height 20
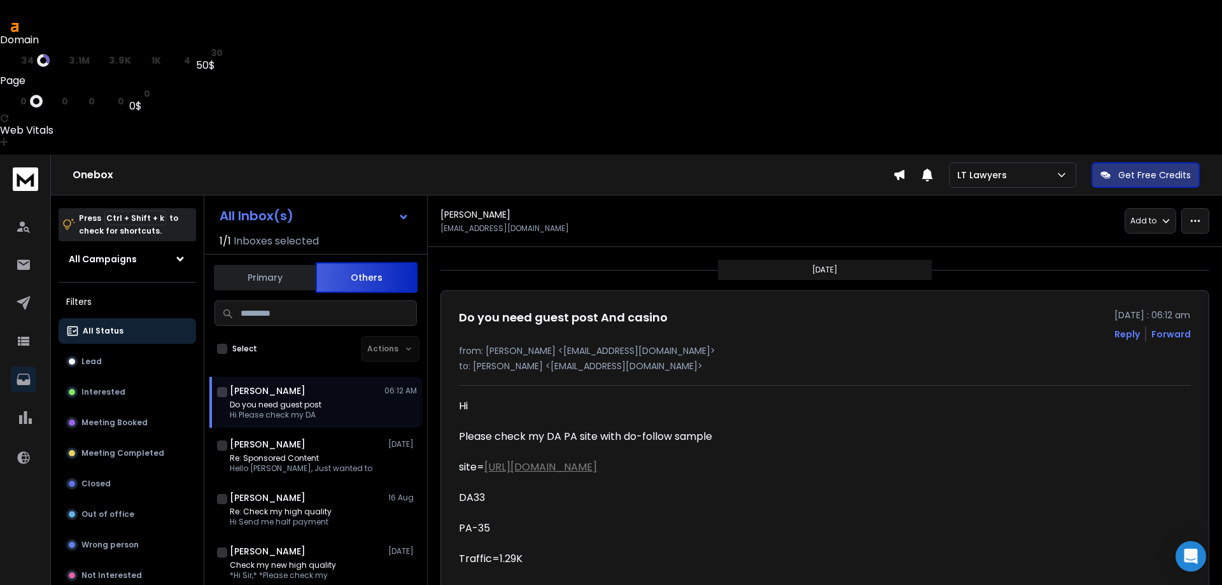
click at [783, 208] on div "Jon Boys JB jonboyslinksale@gmail.com" at bounding box center [630, 220] width 380 height 25
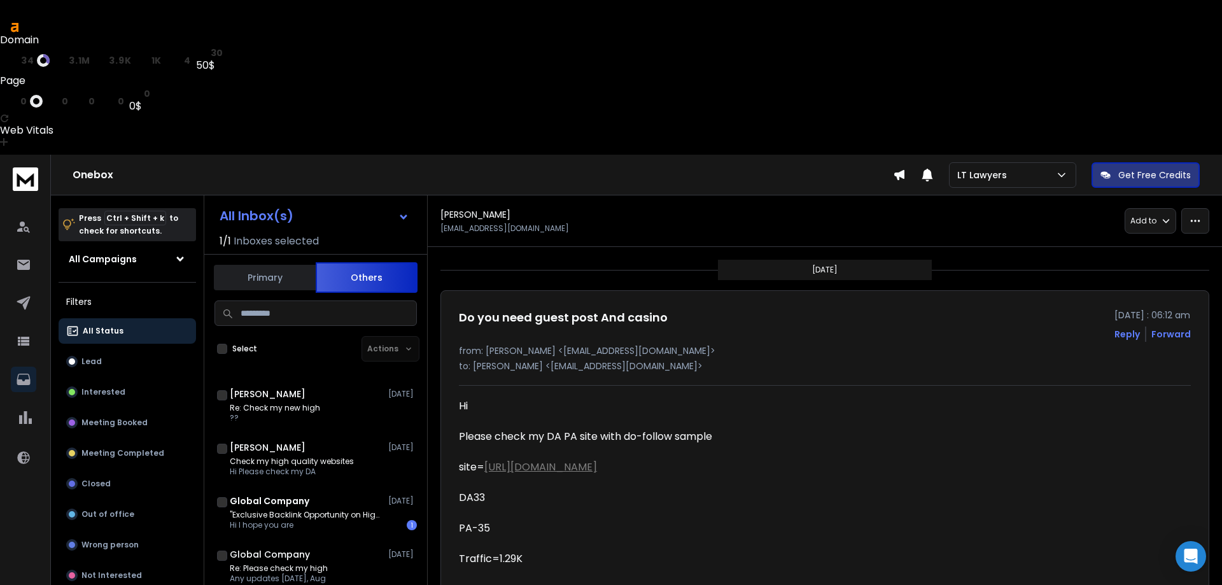
scroll to position [322, 0]
click at [31, 426] on div "H" at bounding box center [25, 447] width 51 height 585
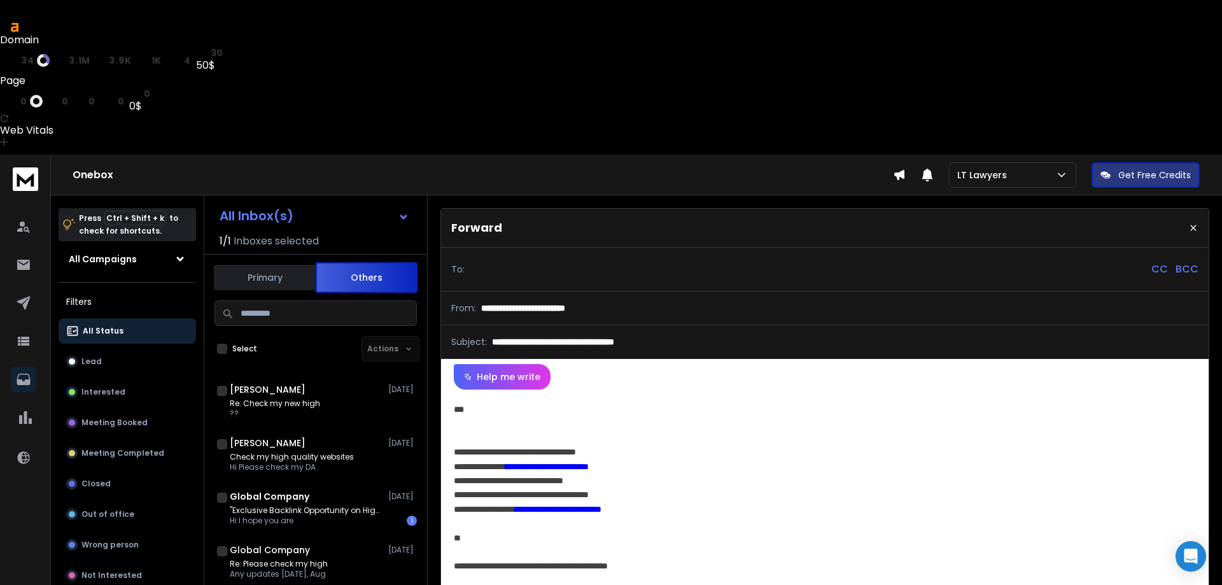
click at [1191, 225] on icon at bounding box center [1193, 228] width 6 height 6
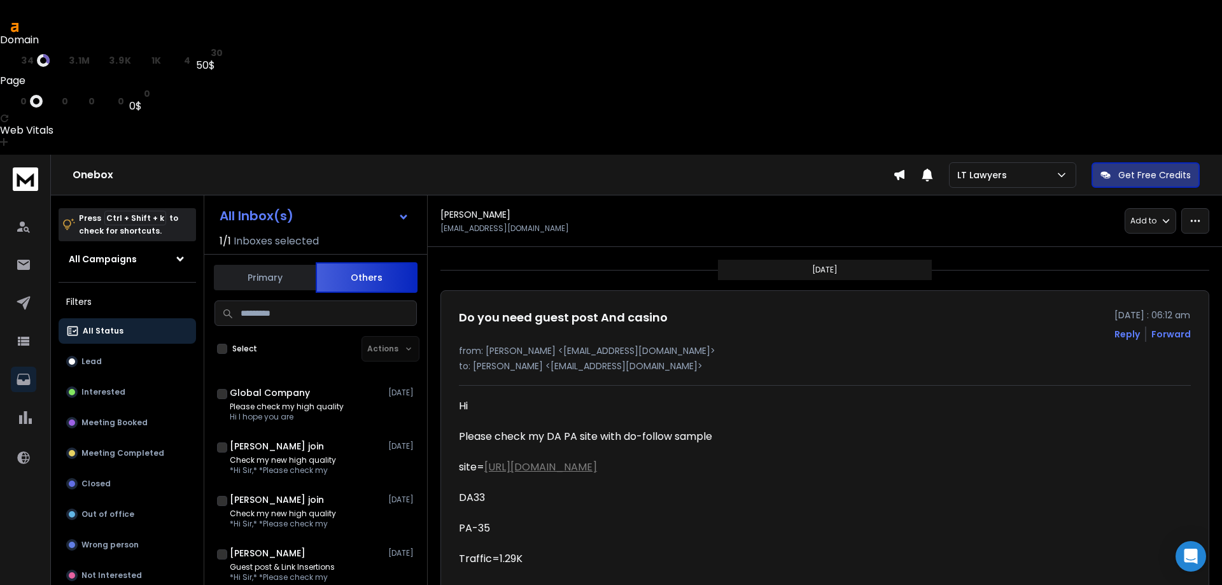
scroll to position [603, 0]
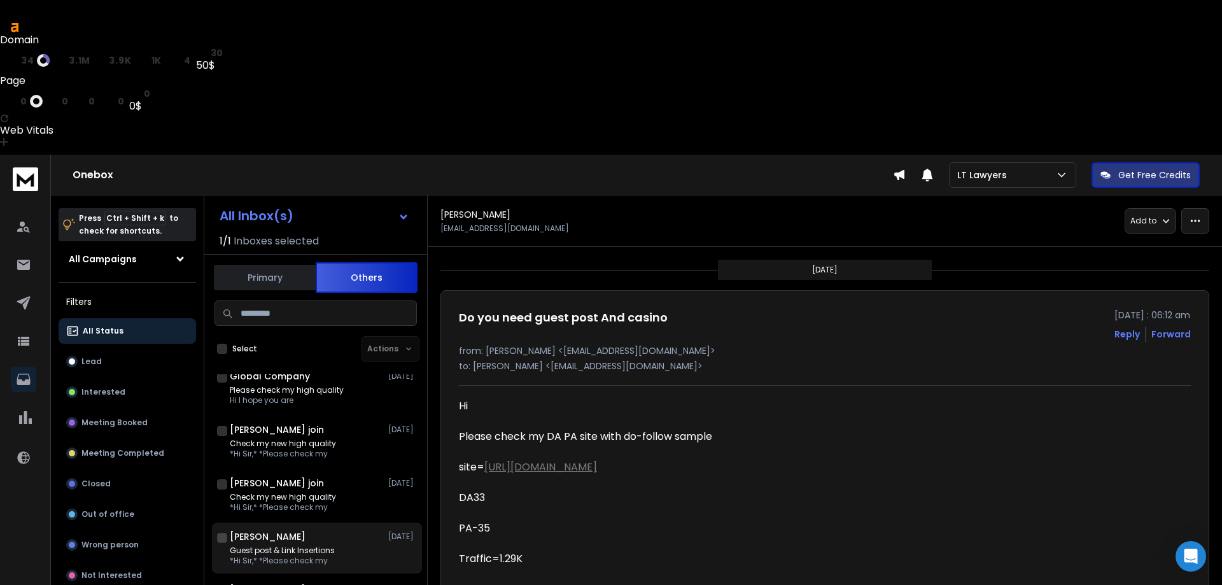
click at [323, 530] on div "Millie Falreya 31 Jul" at bounding box center [323, 536] width 187 height 13
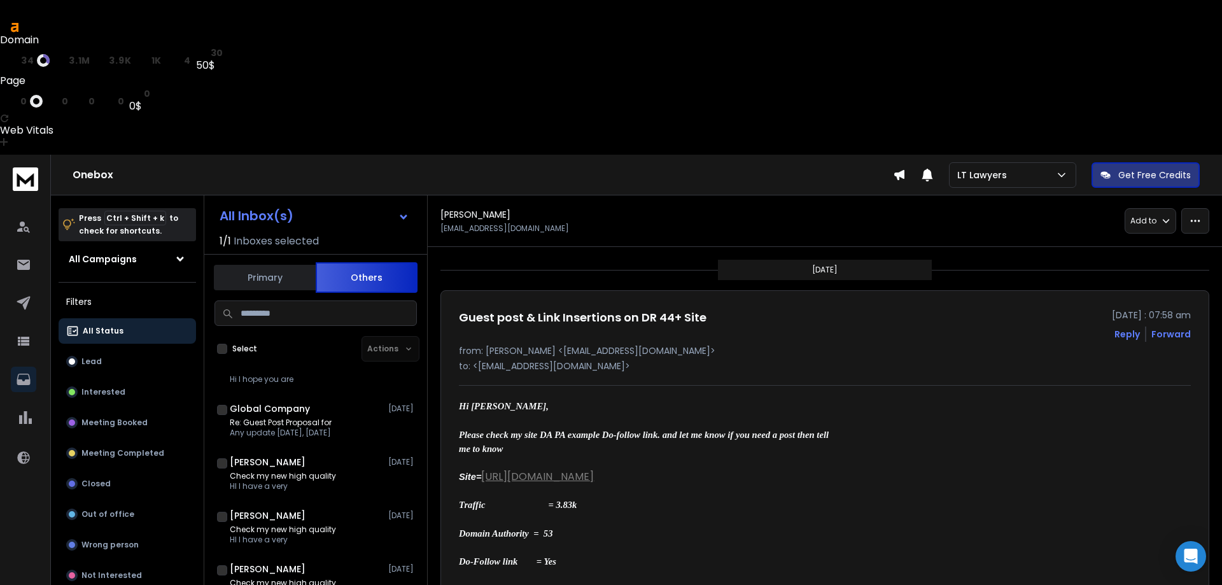
scroll to position [1017, 0]
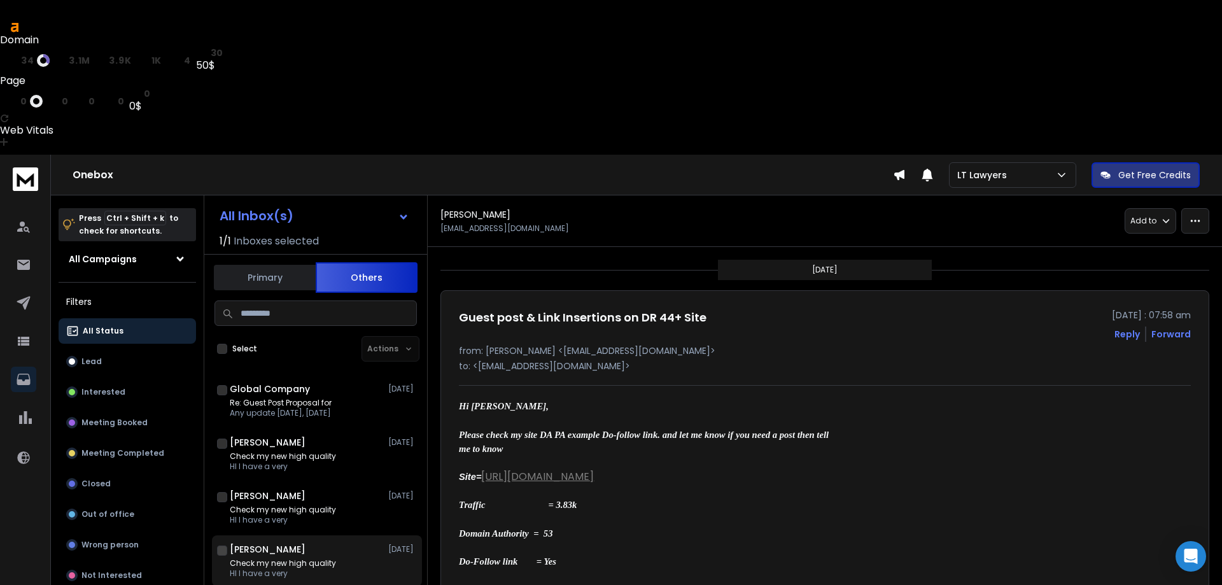
click at [308, 558] on p "Check my new high quality" at bounding box center [283, 563] width 106 height 10
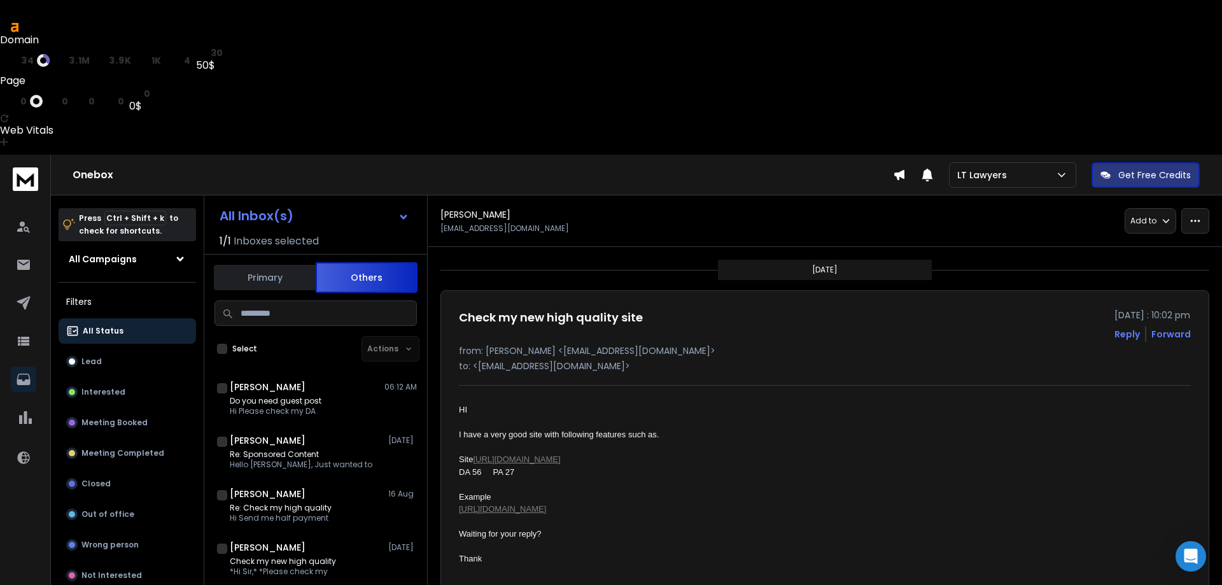
scroll to position [0, 0]
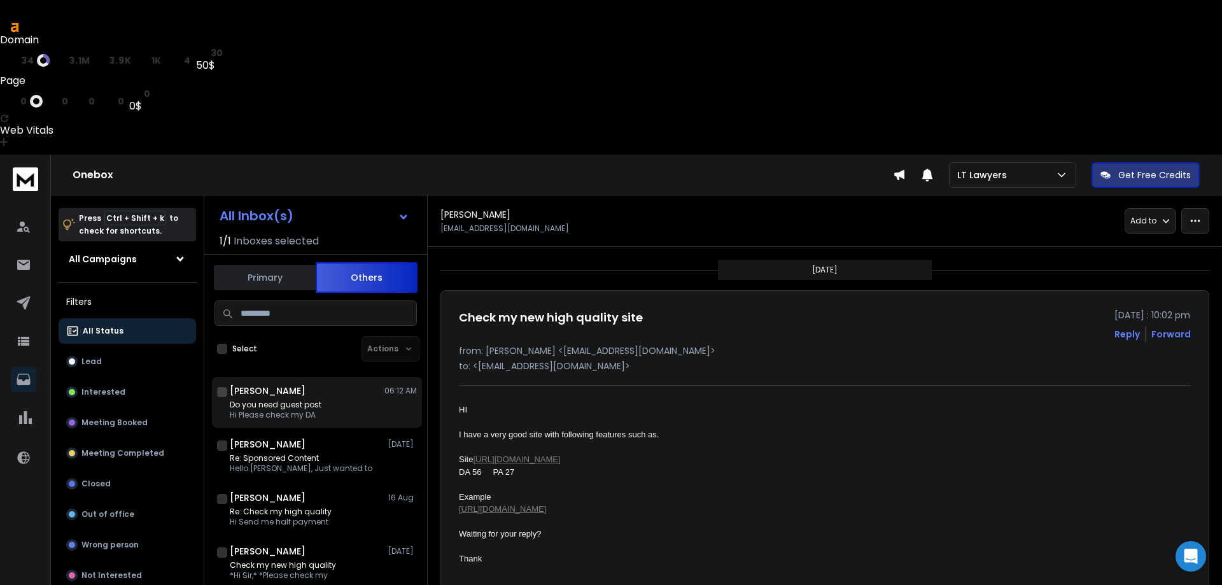
click at [342, 400] on div "Do you need guest post Hi Please check my DA" at bounding box center [323, 410] width 187 height 20
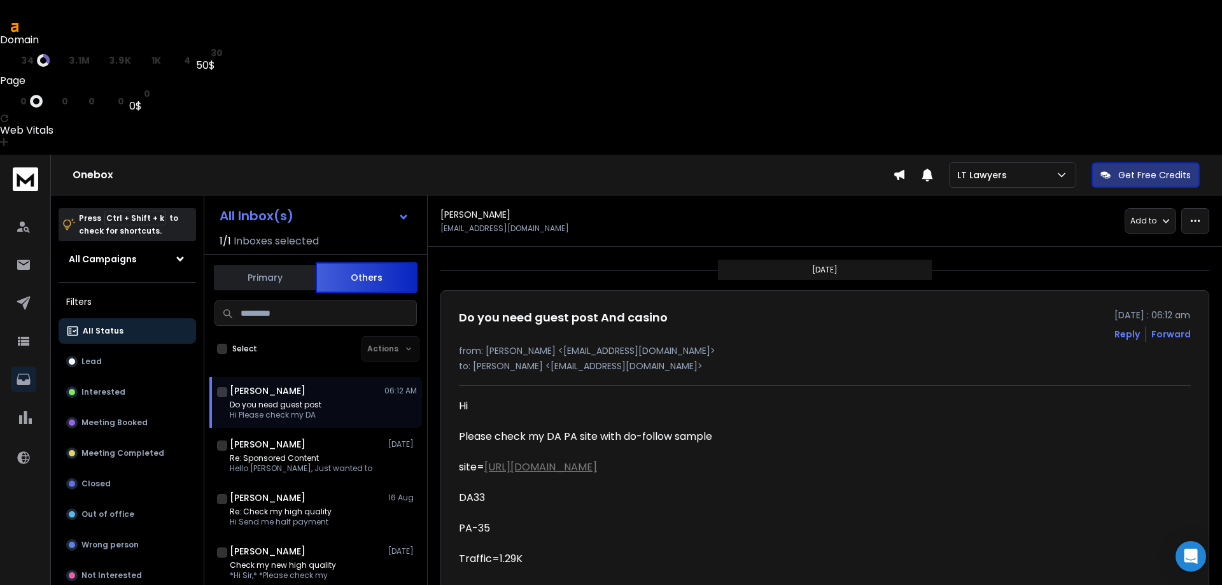
click at [783, 208] on div "Jon Boys JB jonboyslinksale@gmail.com" at bounding box center [630, 220] width 380 height 25
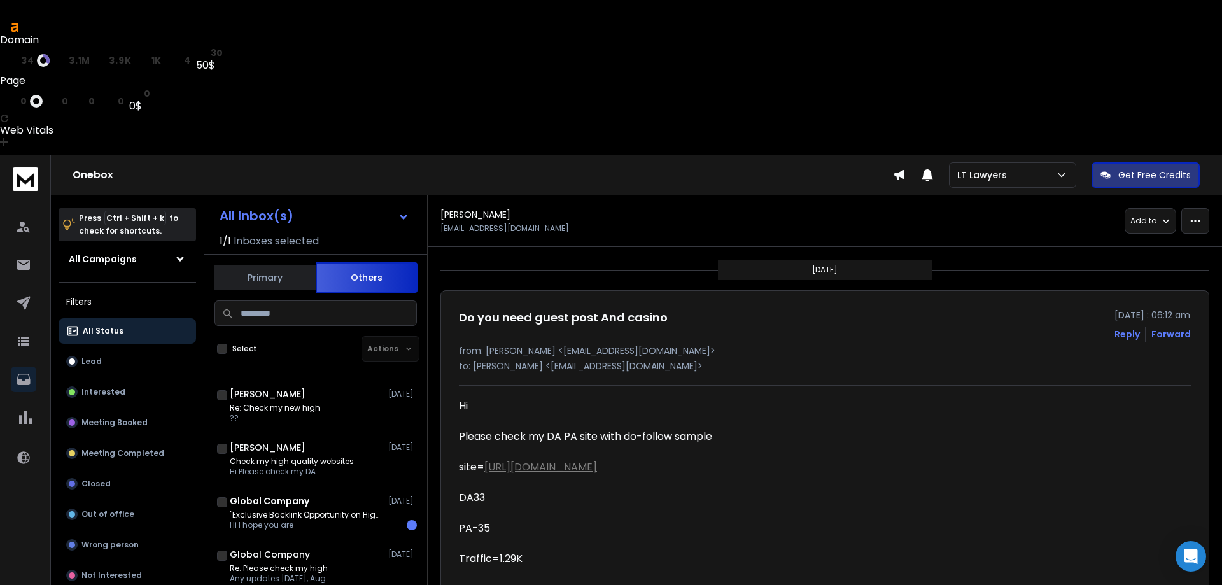
scroll to position [321, 0]
click at [31, 426] on div "H" at bounding box center [25, 447] width 51 height 585
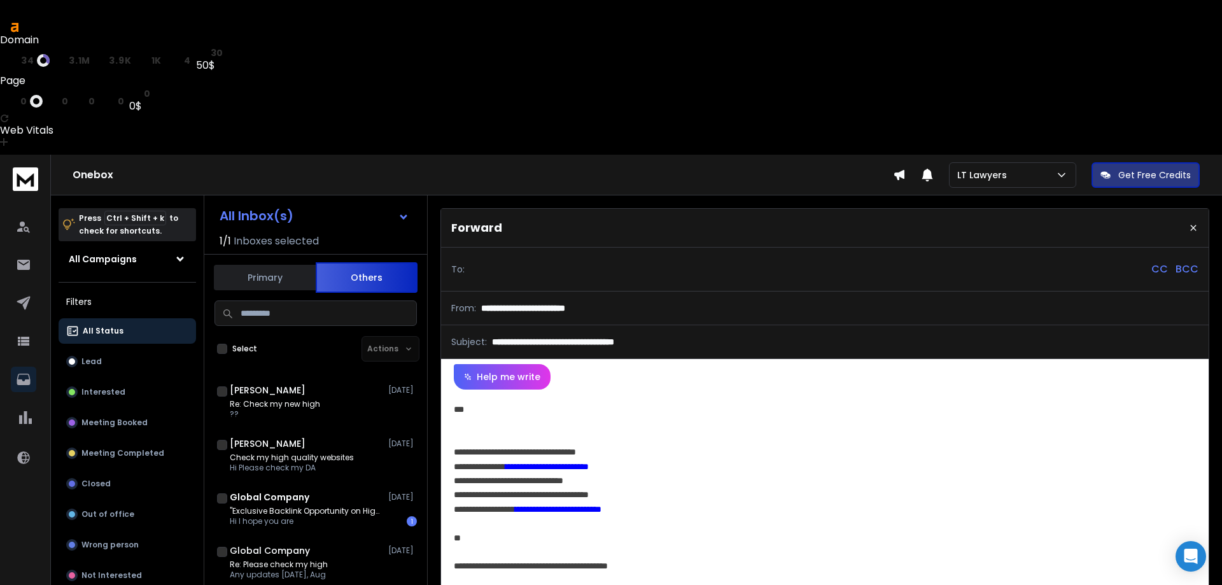
click at [1191, 225] on icon at bounding box center [1193, 228] width 6 height 6
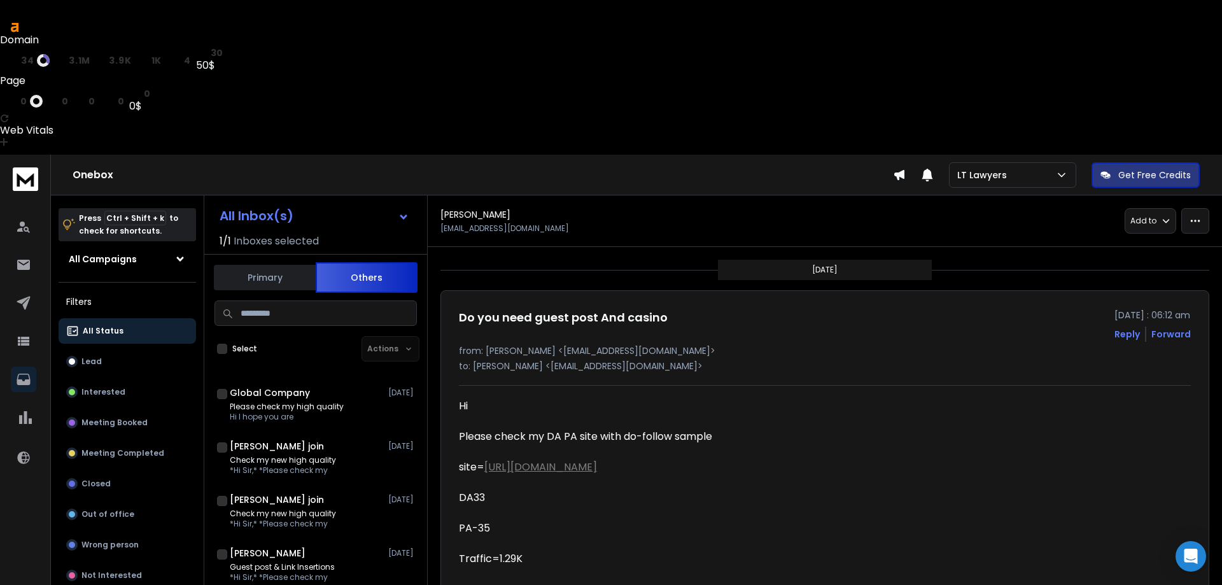
scroll to position [599, 0]
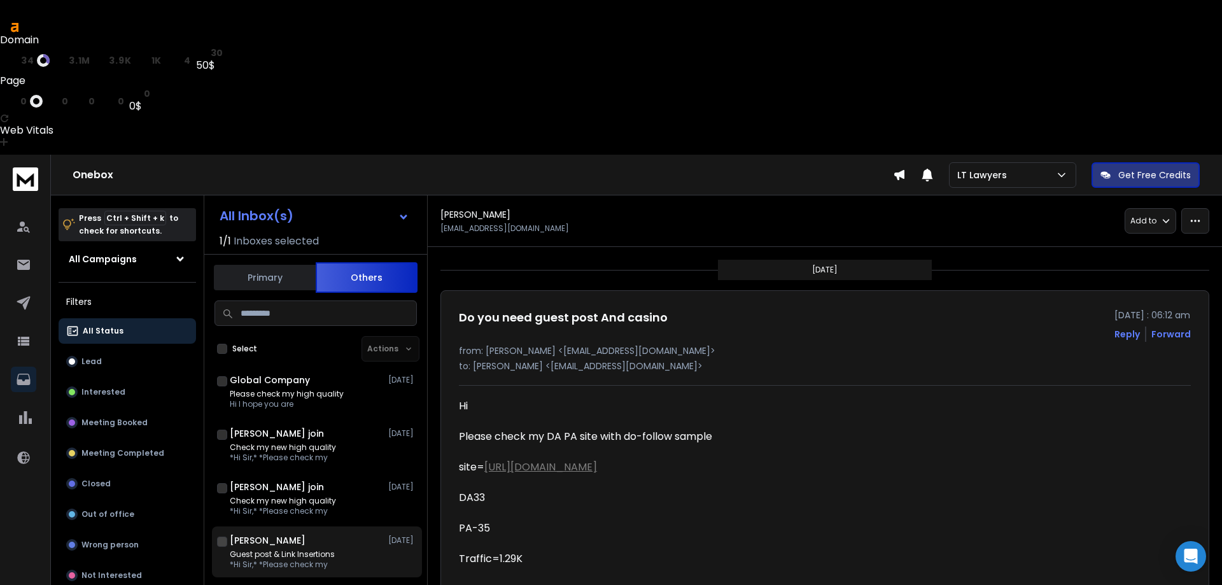
click at [323, 534] on div "Millie Falreya 31 Jul" at bounding box center [323, 540] width 187 height 13
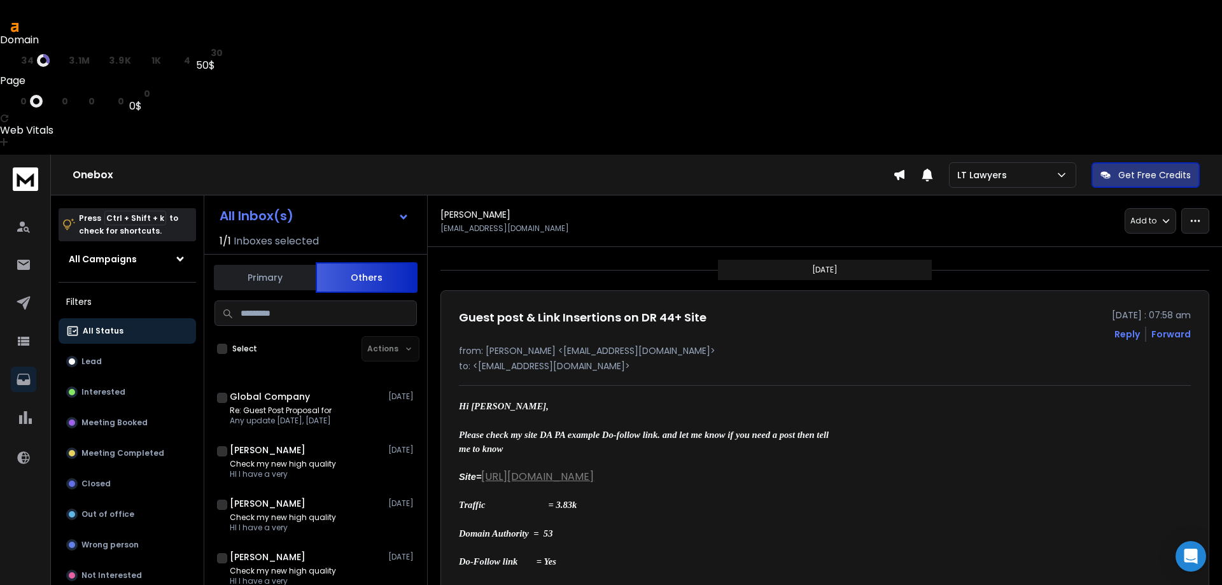
scroll to position [1014, 0]
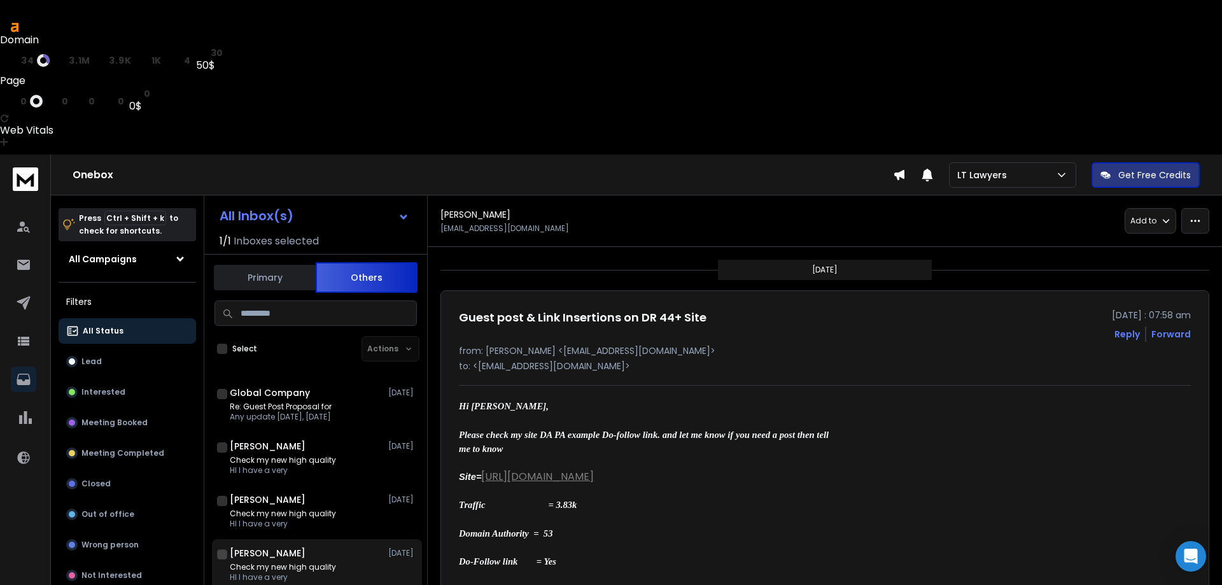
click at [308, 562] on p "Check my new high quality" at bounding box center [283, 567] width 106 height 10
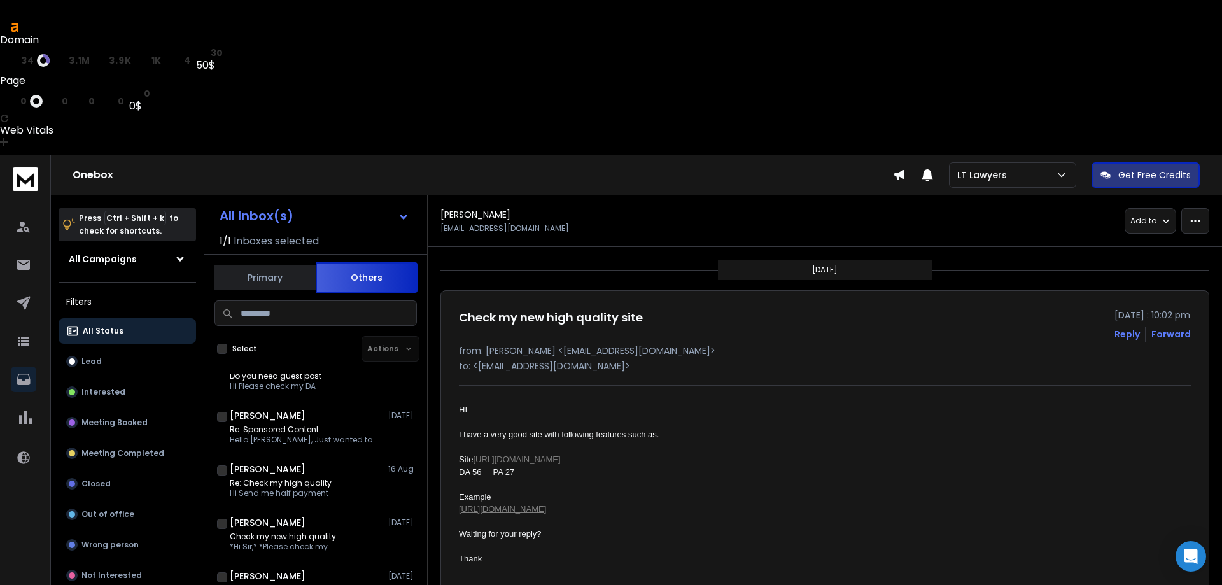
scroll to position [0, 0]
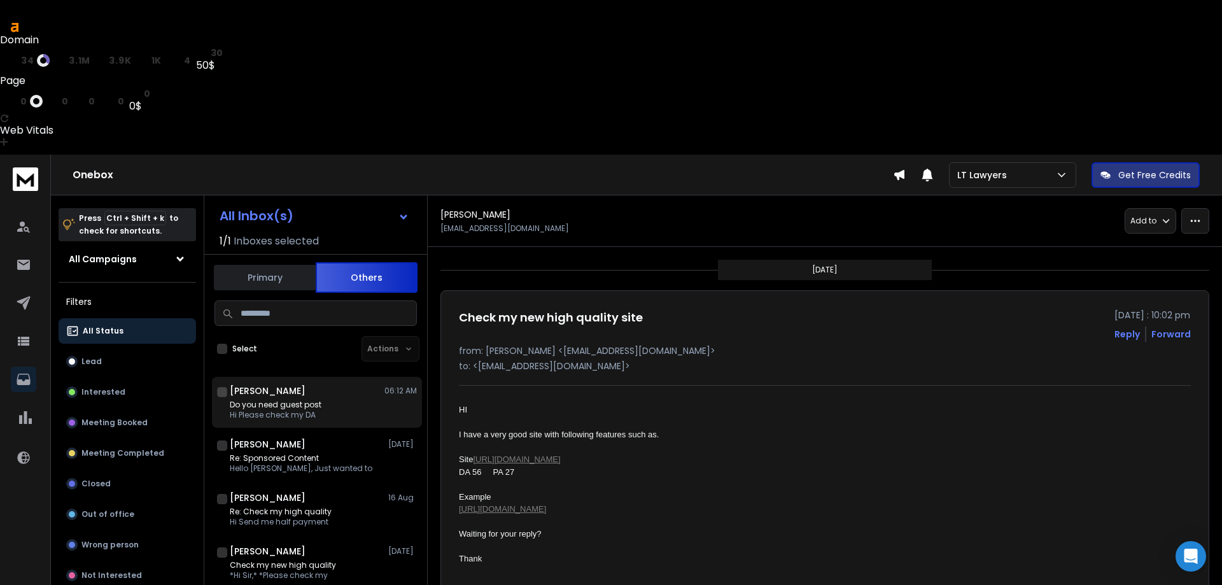
click at [342, 400] on div "Do you need guest post Hi Please check my DA" at bounding box center [323, 410] width 187 height 20
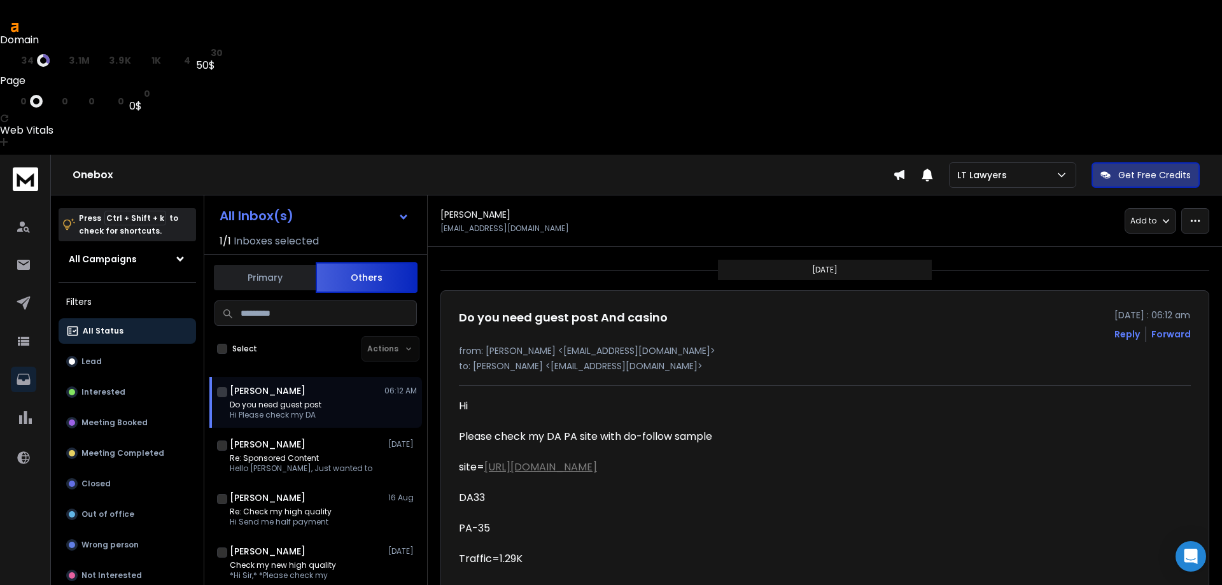
click at [783, 208] on div "Jon Boys JB jonboyslinksale@gmail.com" at bounding box center [630, 220] width 380 height 25
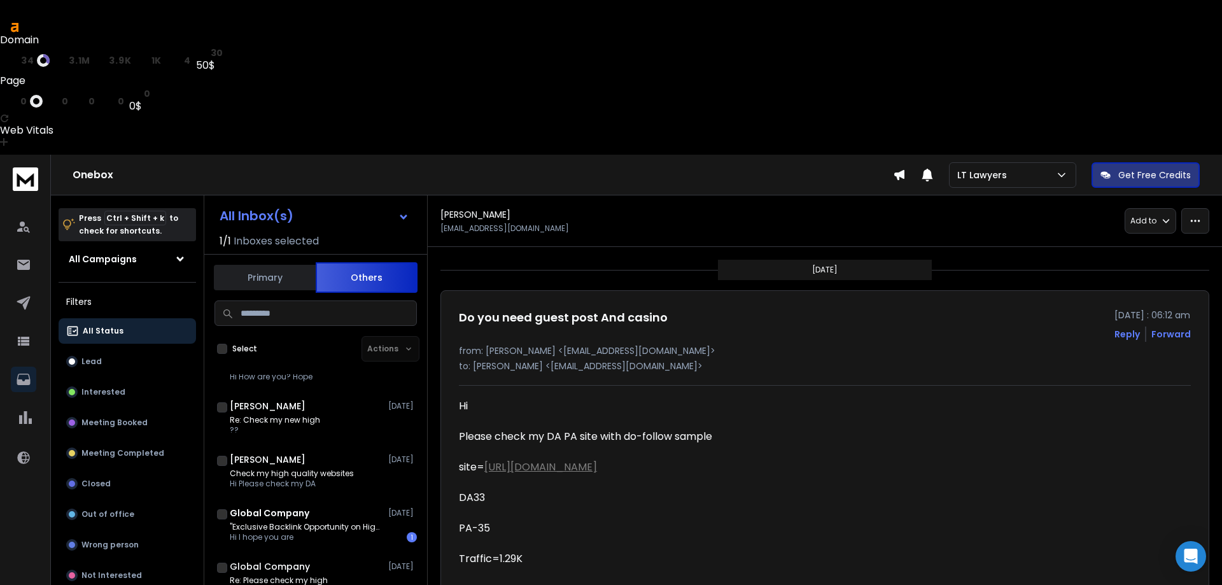
scroll to position [321, 0]
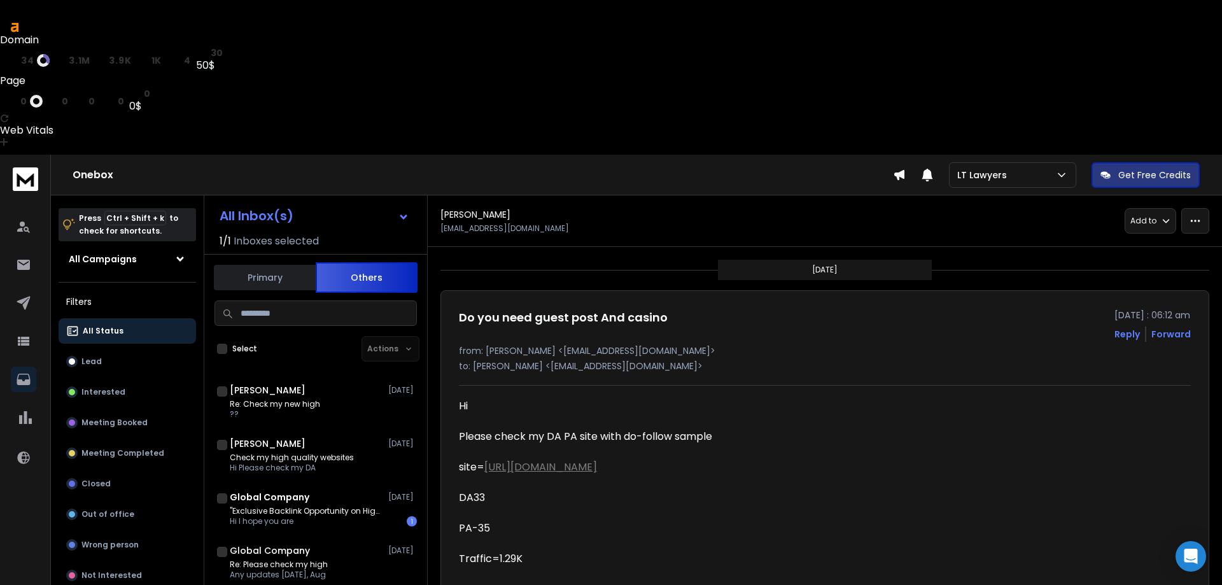
click at [31, 426] on div "H" at bounding box center [25, 447] width 51 height 585
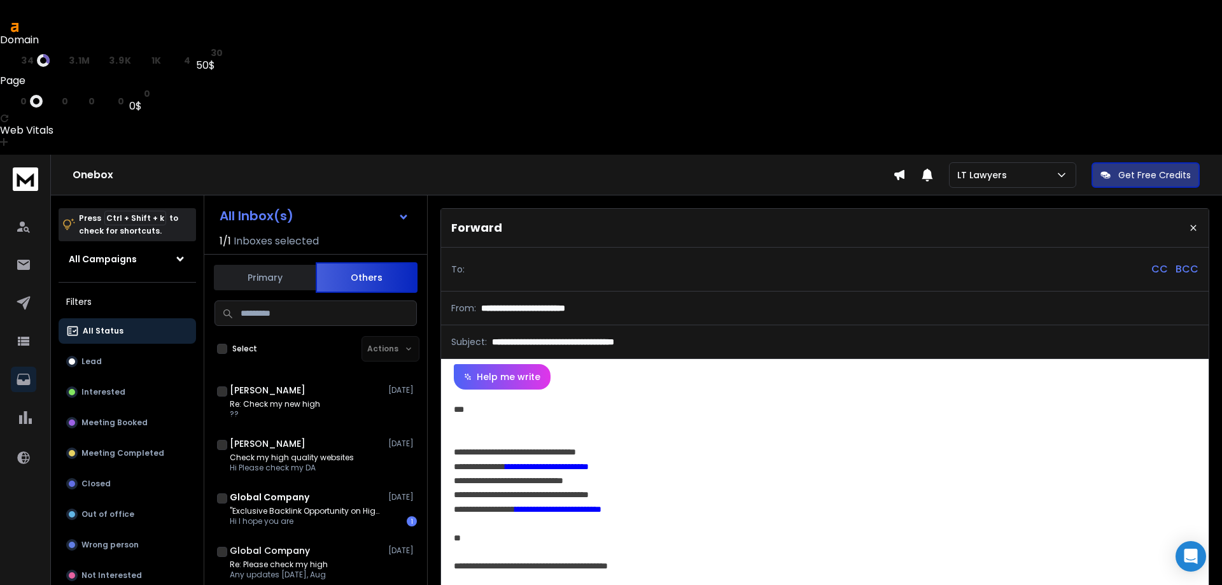
click at [1191, 225] on icon at bounding box center [1193, 228] width 6 height 6
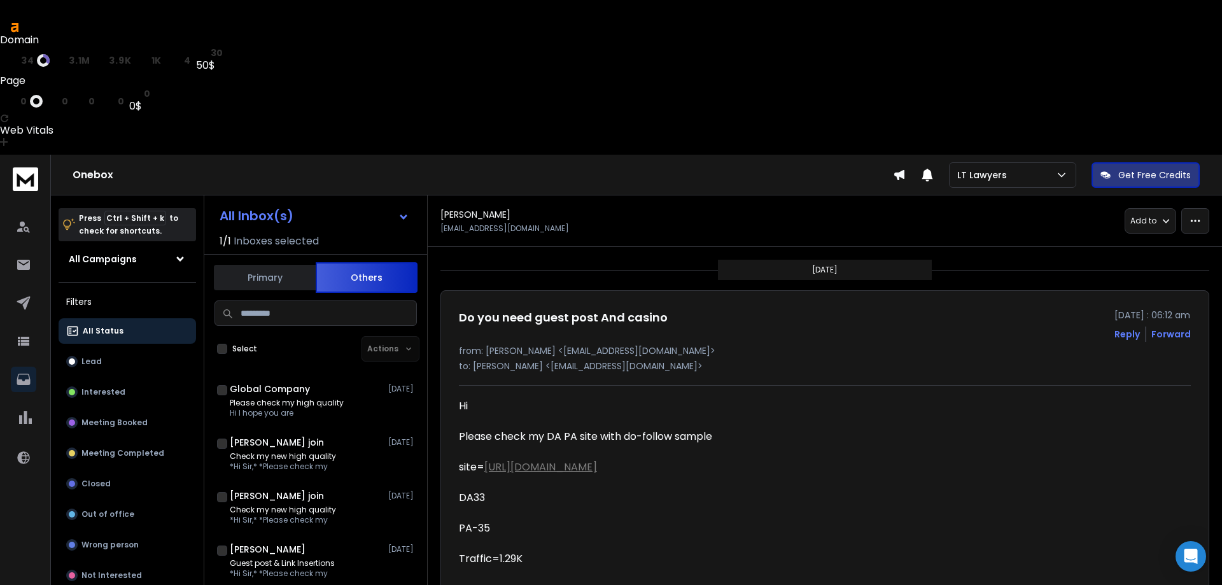
scroll to position [598, 0]
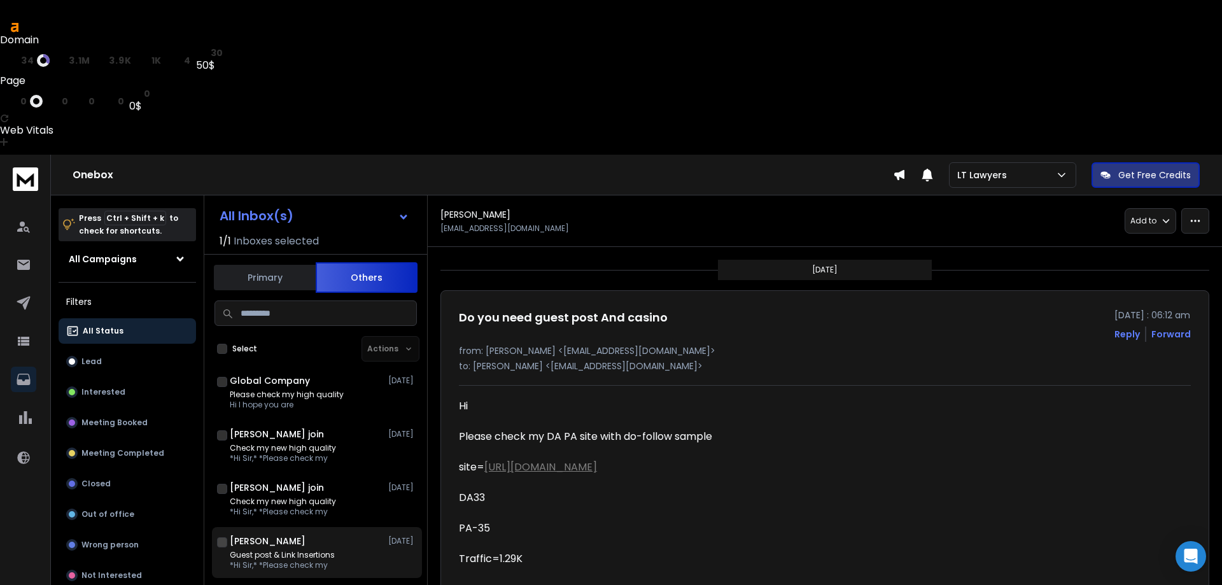
click at [323, 534] on div "Millie Falreya 31 Jul" at bounding box center [323, 540] width 187 height 13
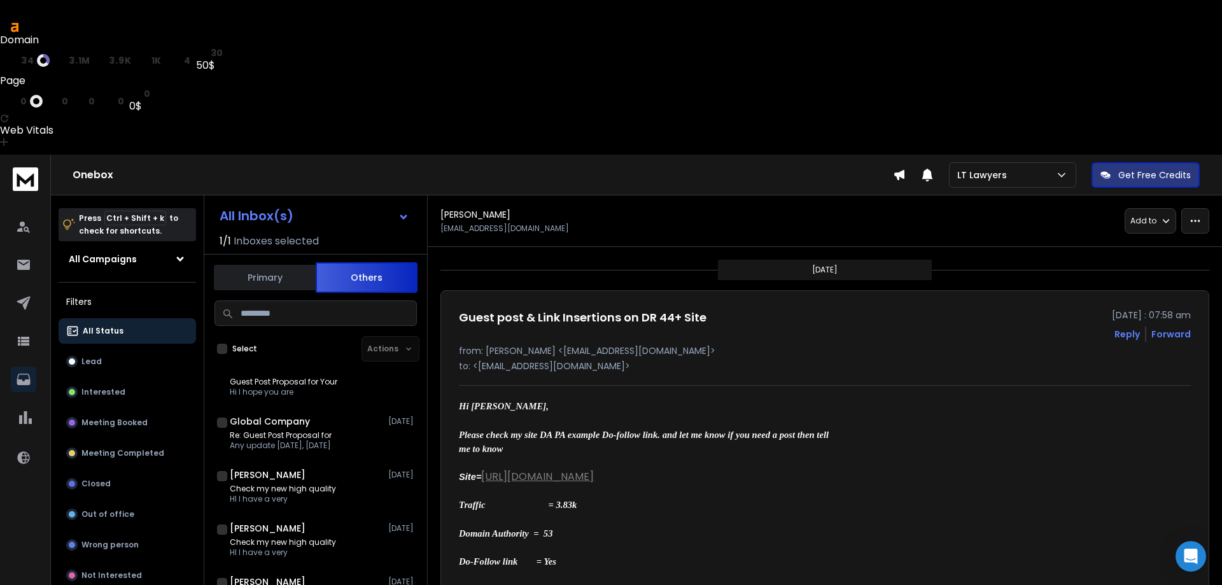
scroll to position [1010, 0]
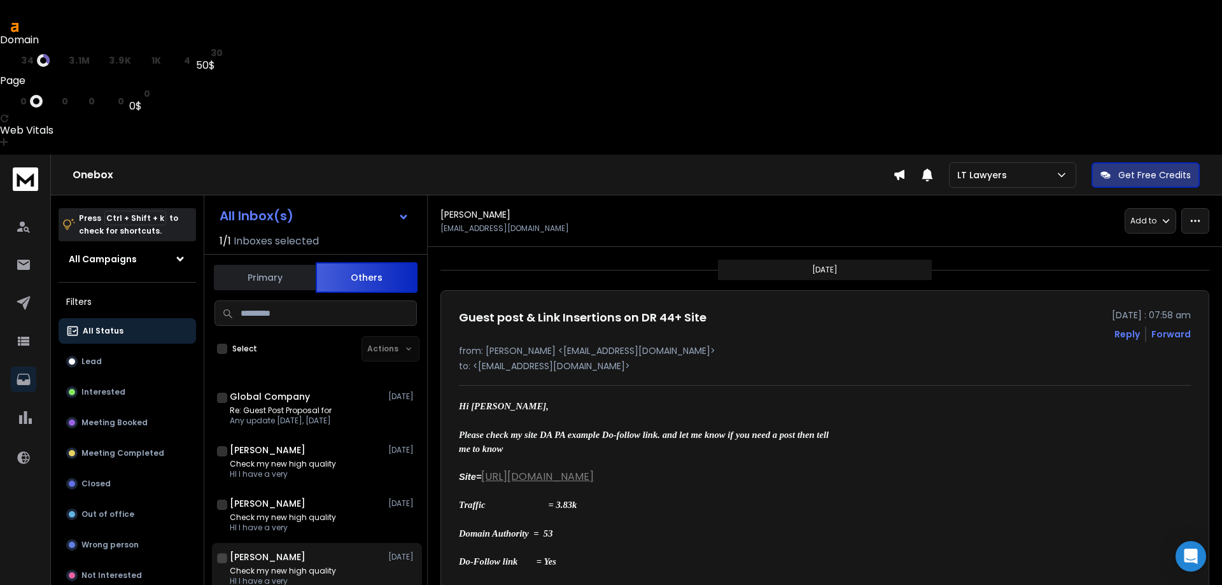
click at [308, 550] on div "Humaira Rajpoot 24 Jul Check my new high quality HI I have a very" at bounding box center [323, 568] width 187 height 36
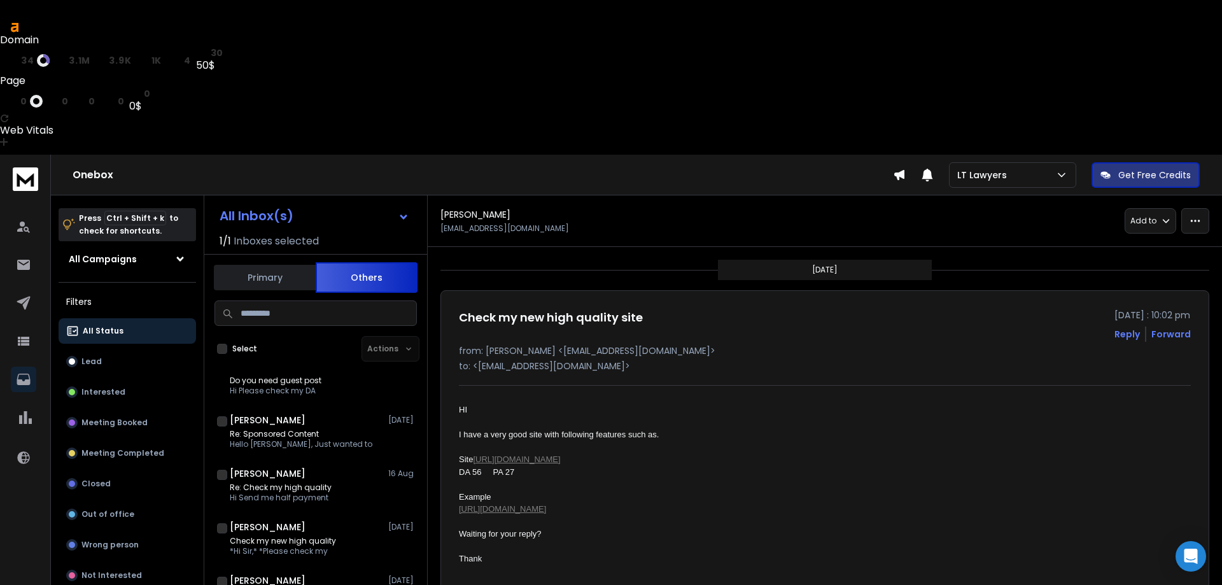
scroll to position [0, 0]
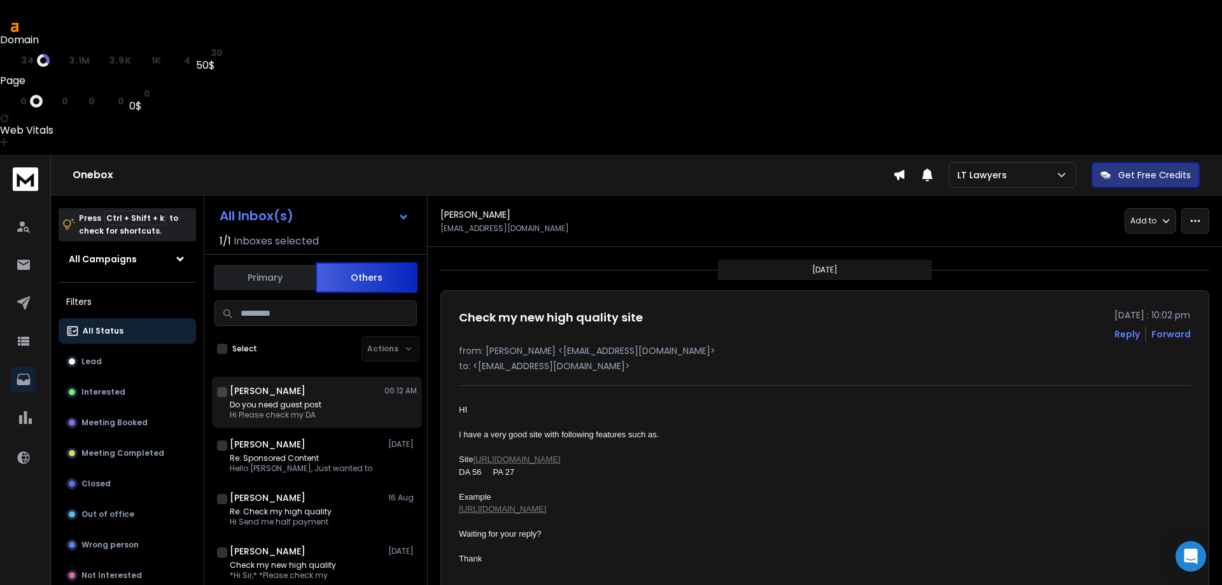
click at [342, 400] on div "Do you need guest post Hi Please check my DA" at bounding box center [323, 410] width 187 height 20
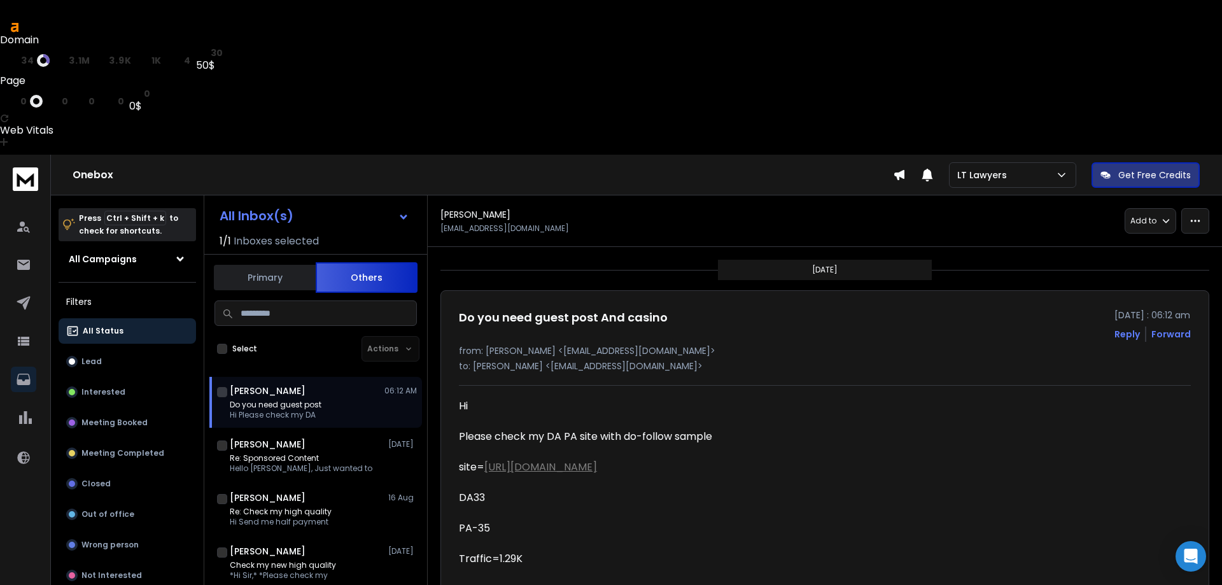
click at [783, 208] on div "Jon Boys JB jonboyslinksale@gmail.com" at bounding box center [630, 220] width 380 height 25
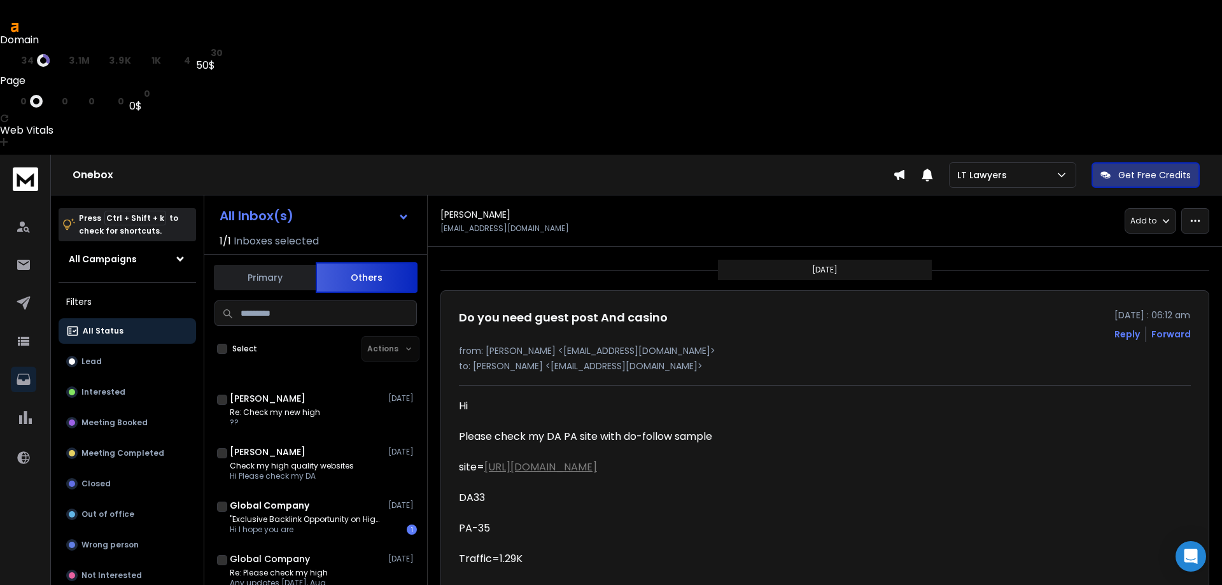
scroll to position [322, 0]
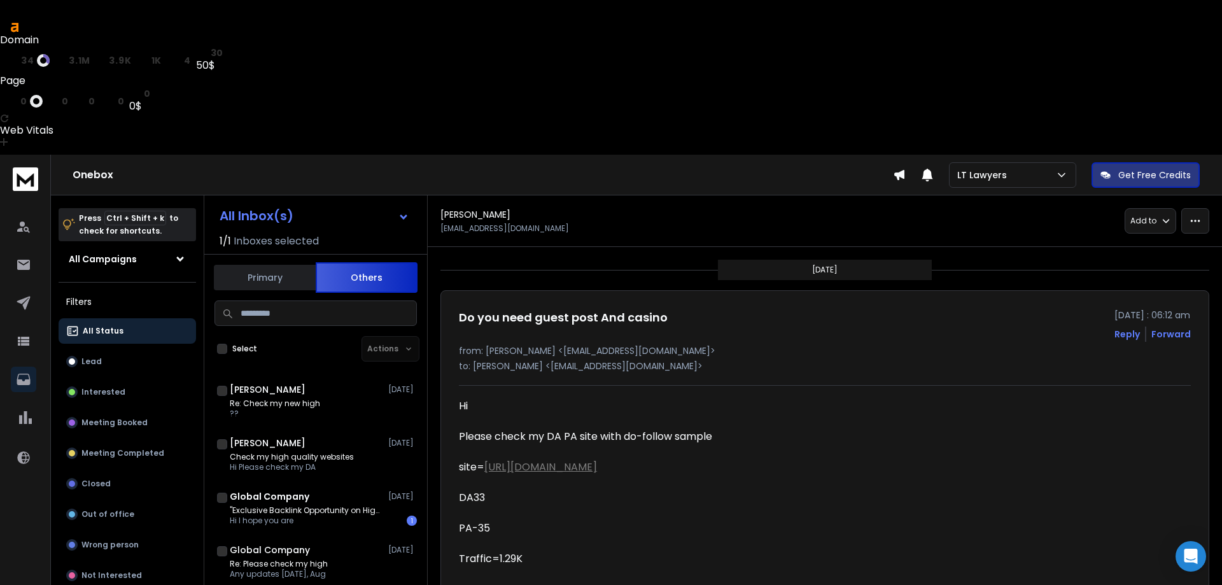
click at [31, 426] on div "H" at bounding box center [25, 447] width 51 height 585
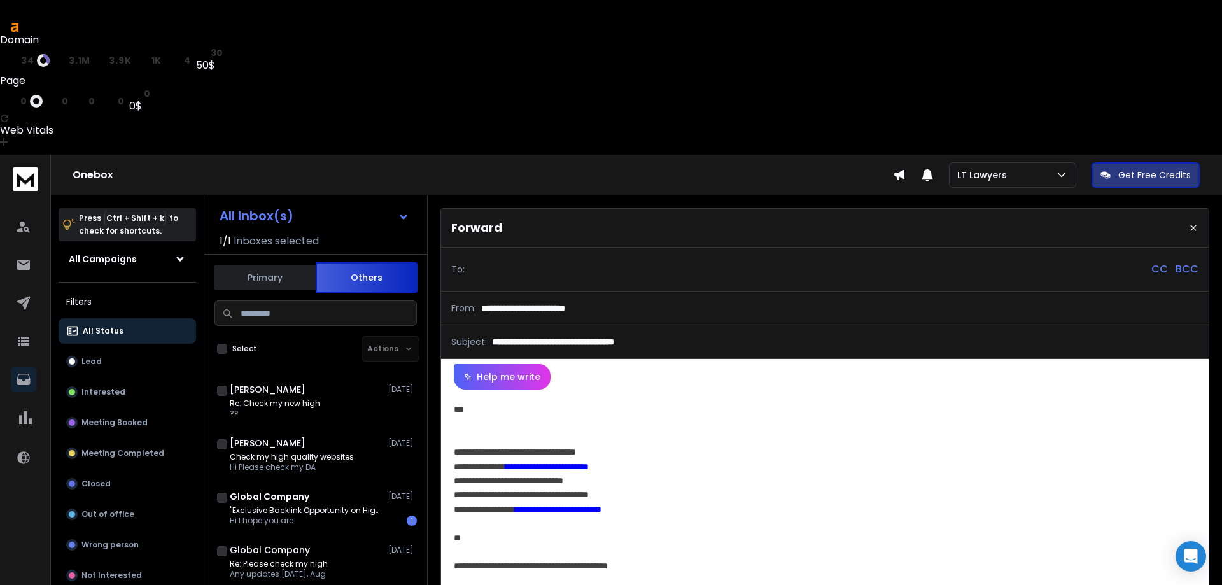
click at [1191, 225] on icon at bounding box center [1193, 228] width 6 height 6
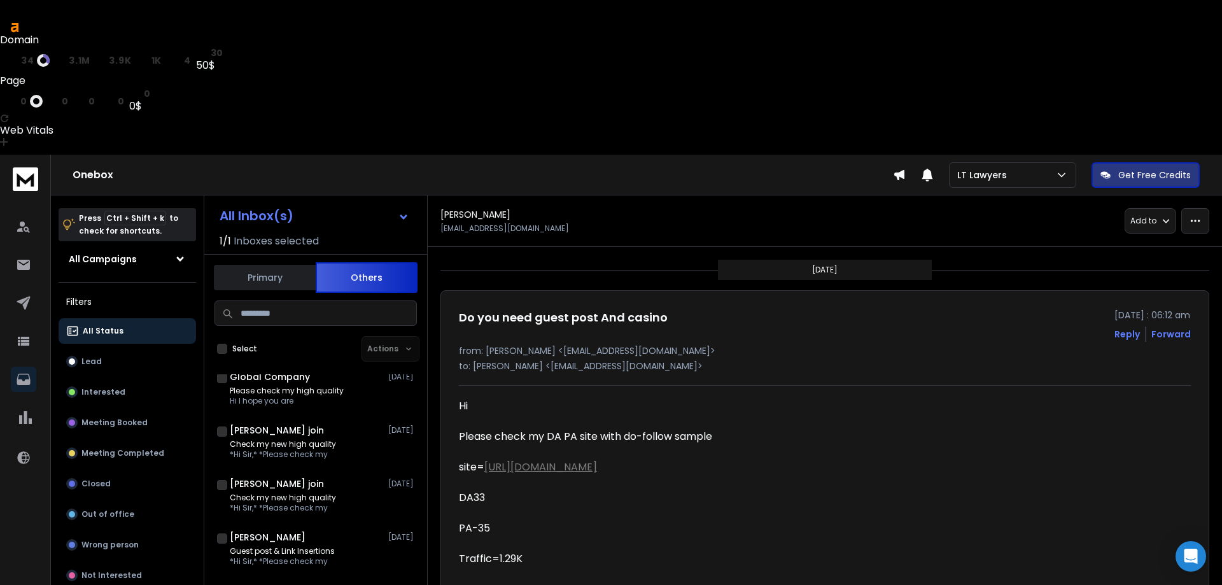
scroll to position [603, 0]
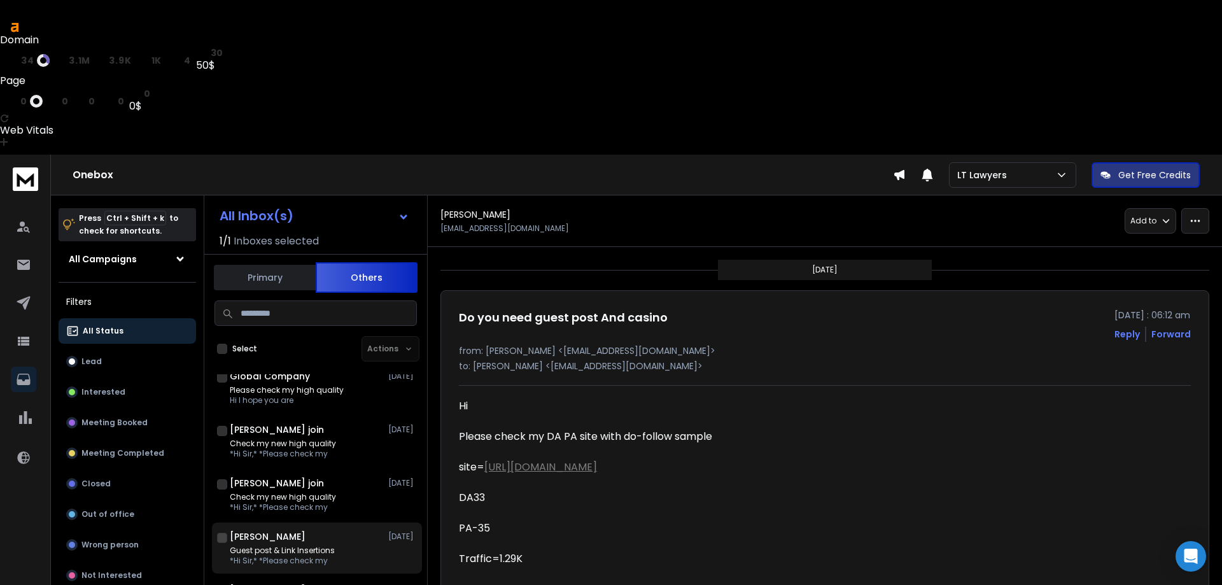
click at [323, 530] on div "Millie Falreya 31 Jul" at bounding box center [323, 536] width 187 height 13
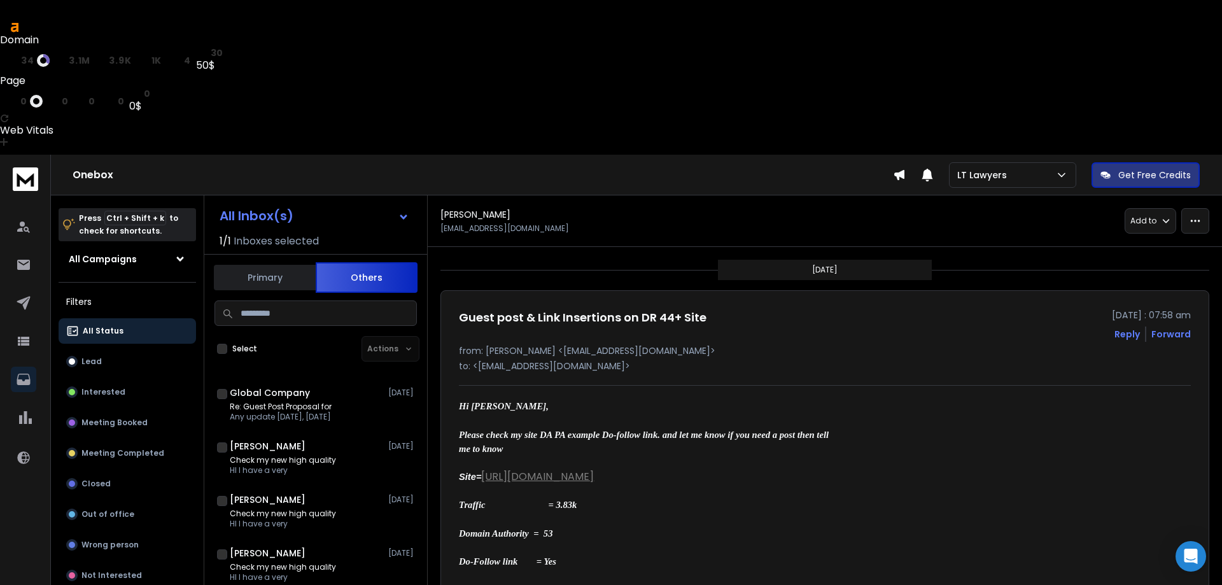
scroll to position [1017, 0]
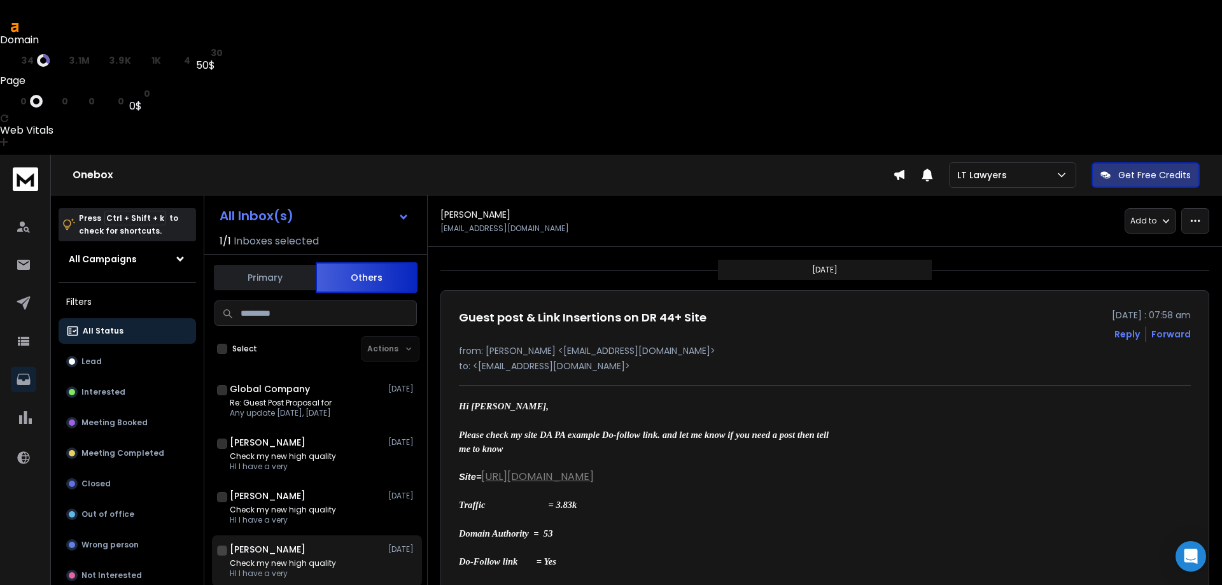
click at [308, 558] on p "Check my new high quality" at bounding box center [283, 563] width 106 height 10
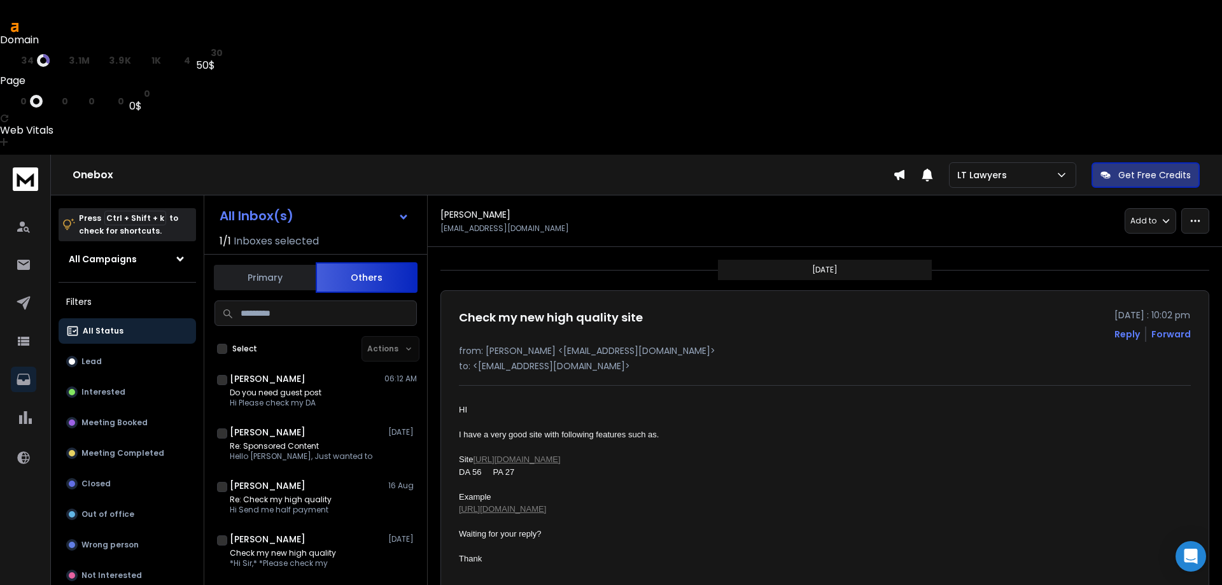
scroll to position [0, 0]
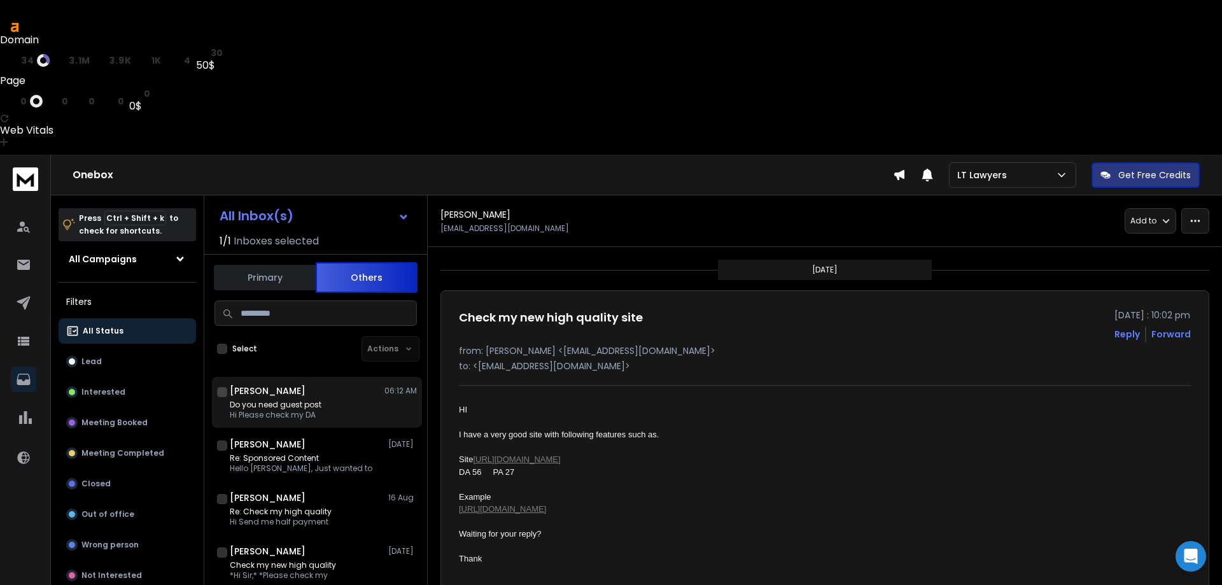
click at [342, 400] on div "Do you need guest post Hi Please check my DA" at bounding box center [323, 410] width 187 height 20
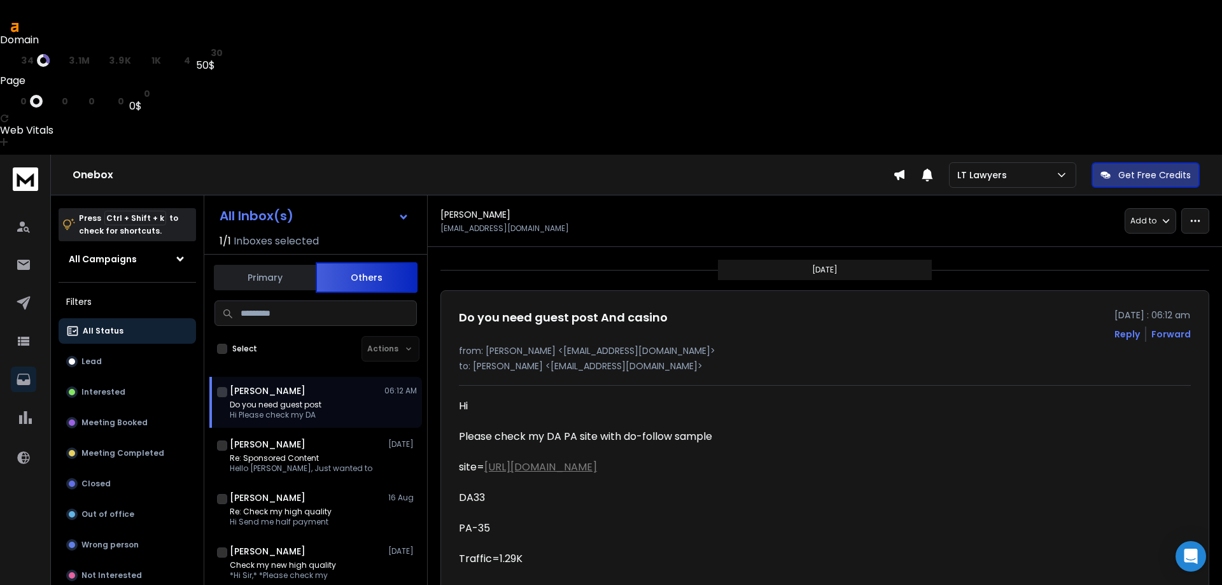
click at [783, 208] on div "Jon Boys JB jonboyslinksale@gmail.com" at bounding box center [630, 220] width 380 height 25
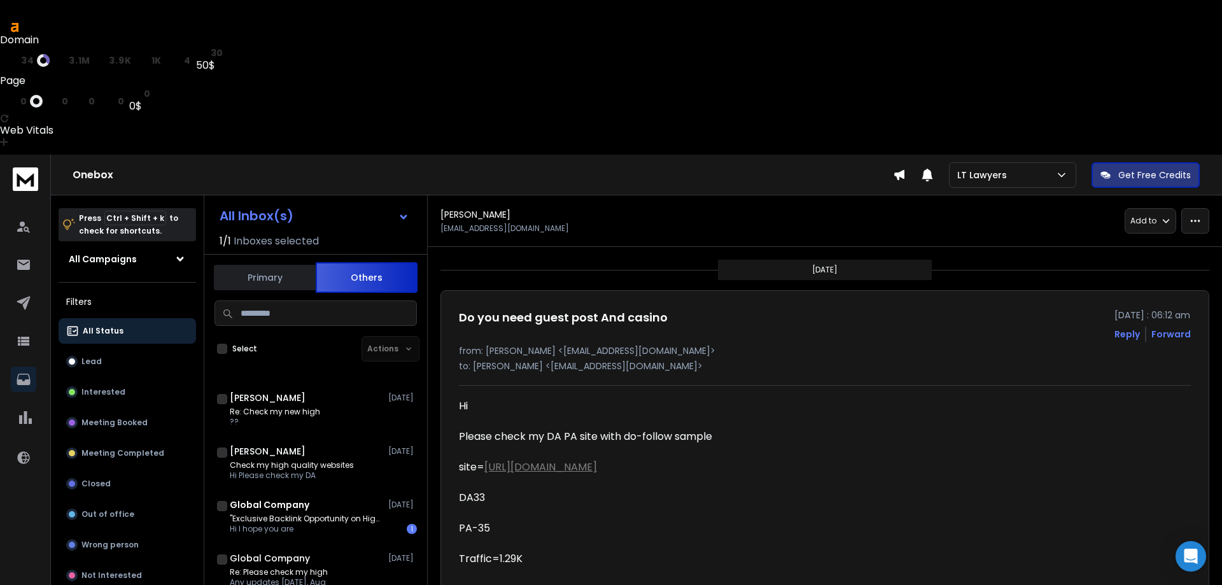
scroll to position [321, 0]
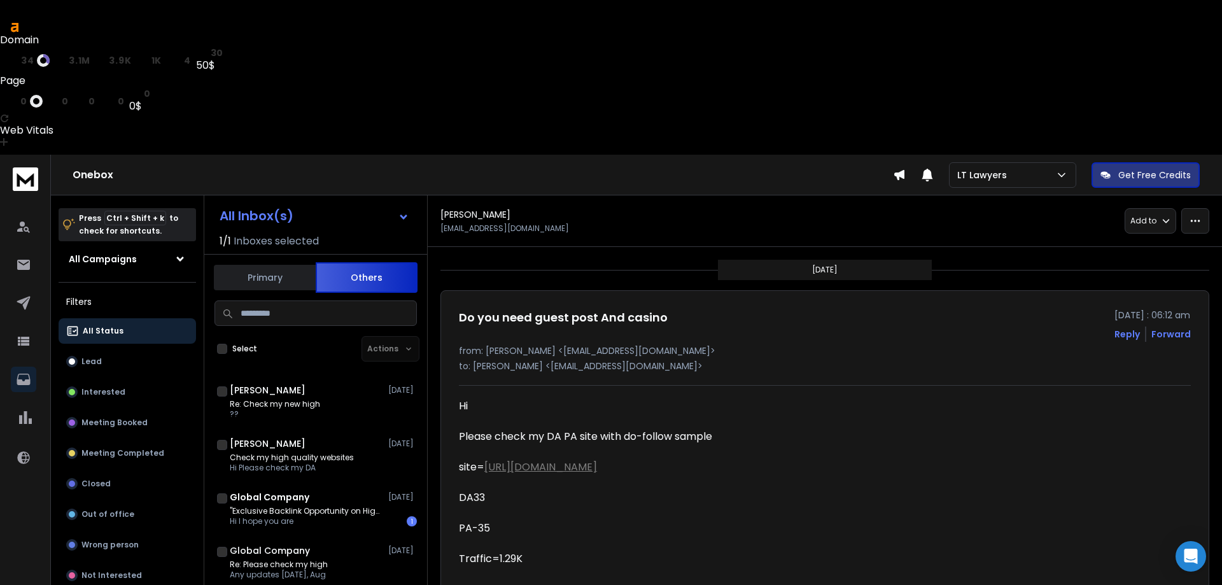
click at [31, 426] on div "H" at bounding box center [25, 447] width 51 height 585
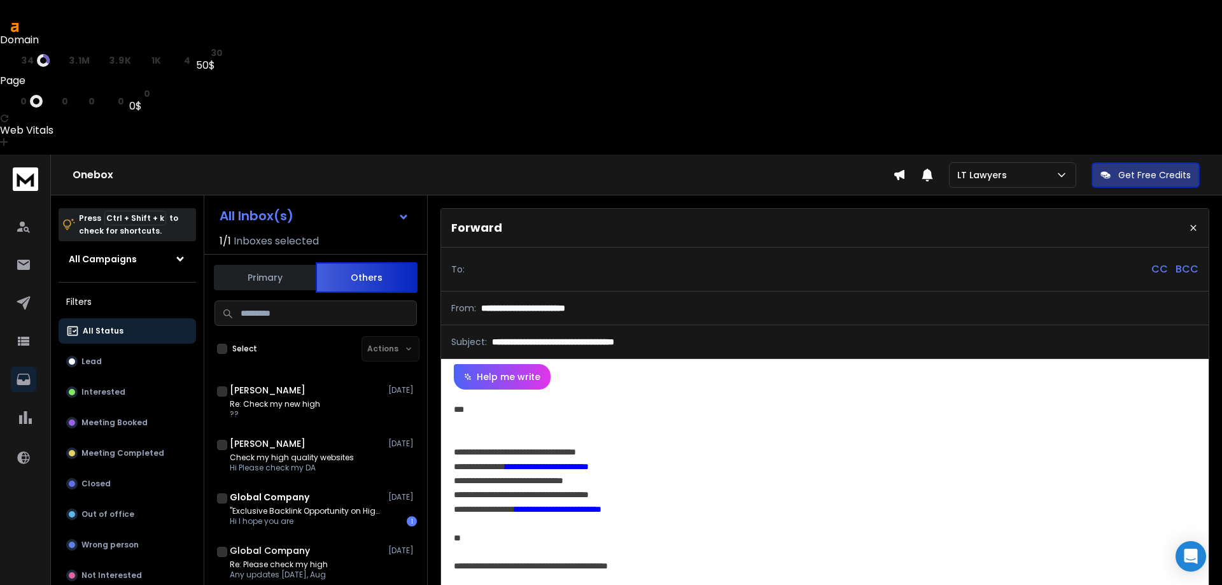
click at [1191, 225] on icon at bounding box center [1193, 228] width 6 height 6
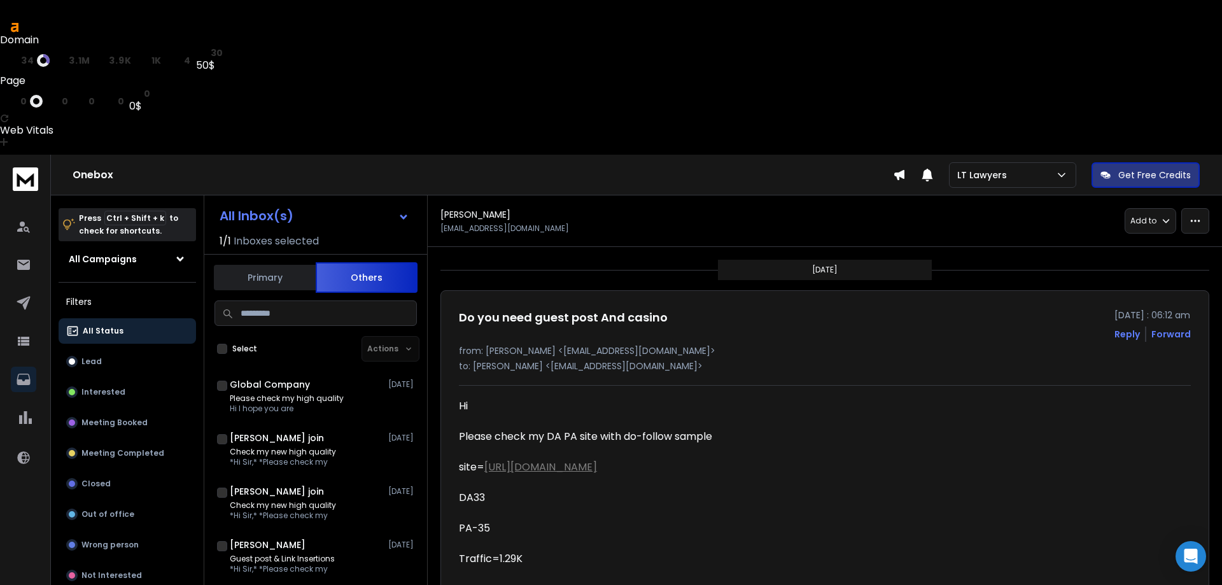
scroll to position [599, 0]
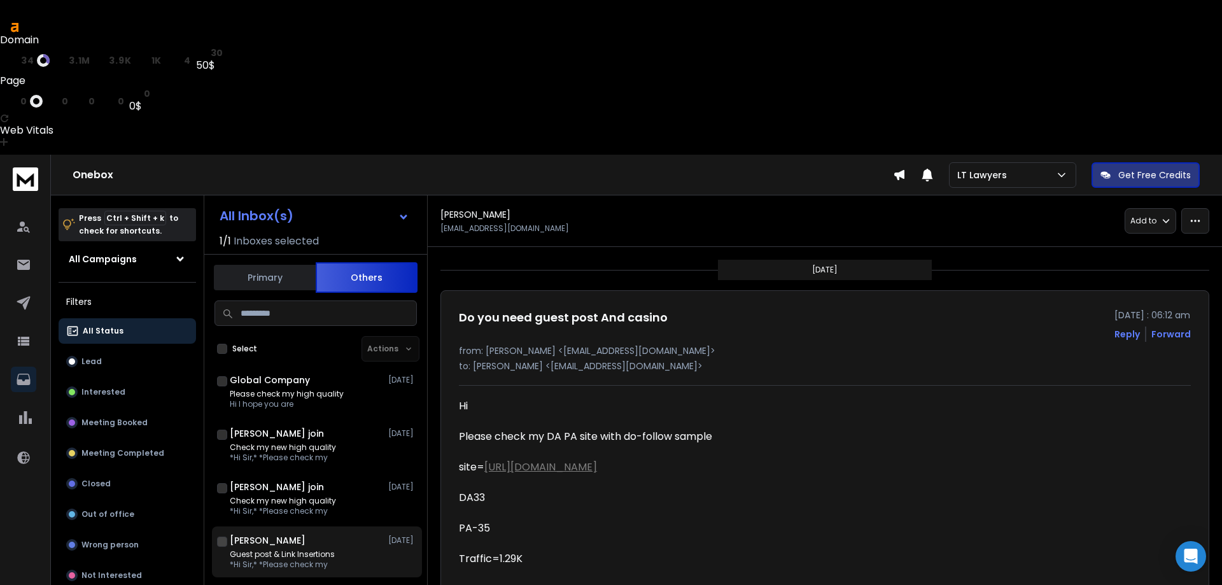
click at [323, 534] on div "Millie Falreya 31 Jul" at bounding box center [323, 540] width 187 height 13
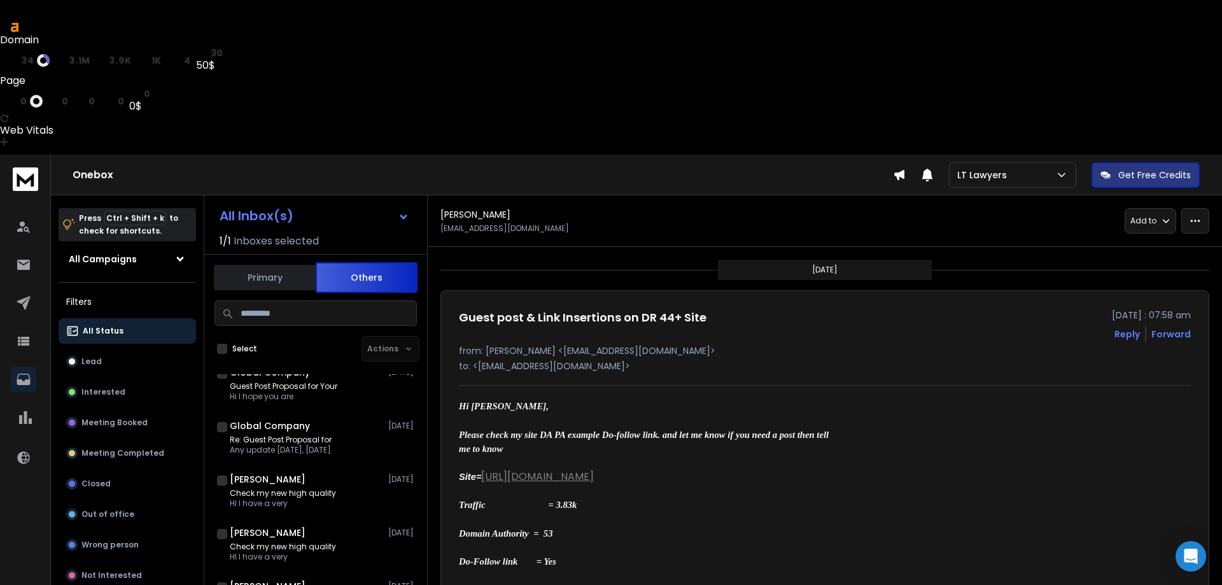
scroll to position [1014, 0]
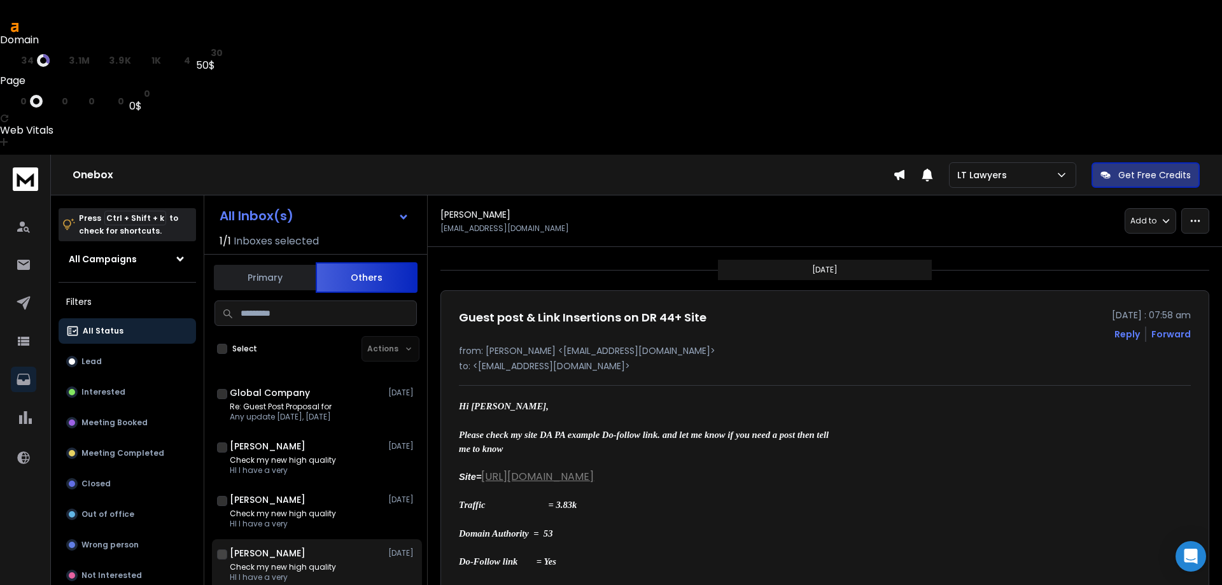
click at [308, 562] on p "Check my new high quality" at bounding box center [283, 567] width 106 height 10
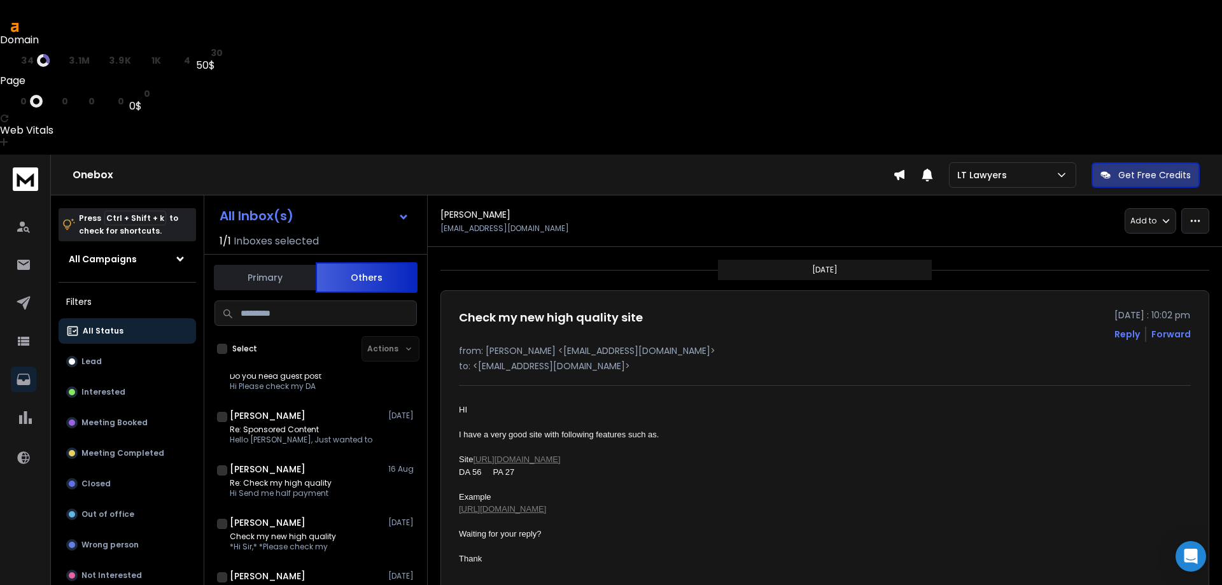
scroll to position [0, 0]
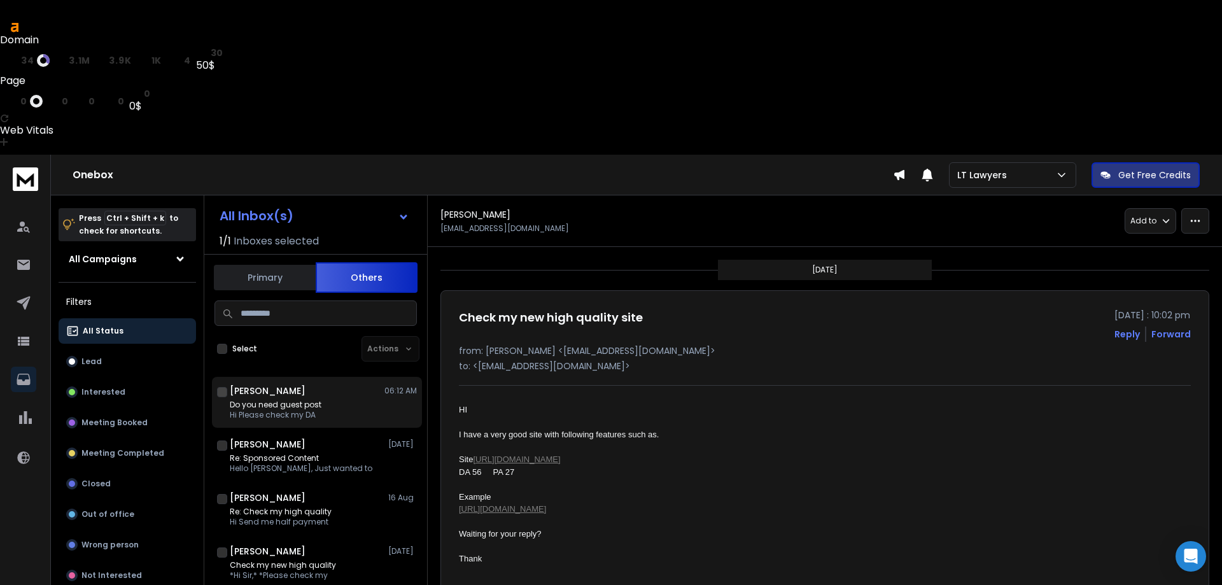
click at [342, 400] on div "Do you need guest post Hi Please check my DA" at bounding box center [323, 410] width 187 height 20
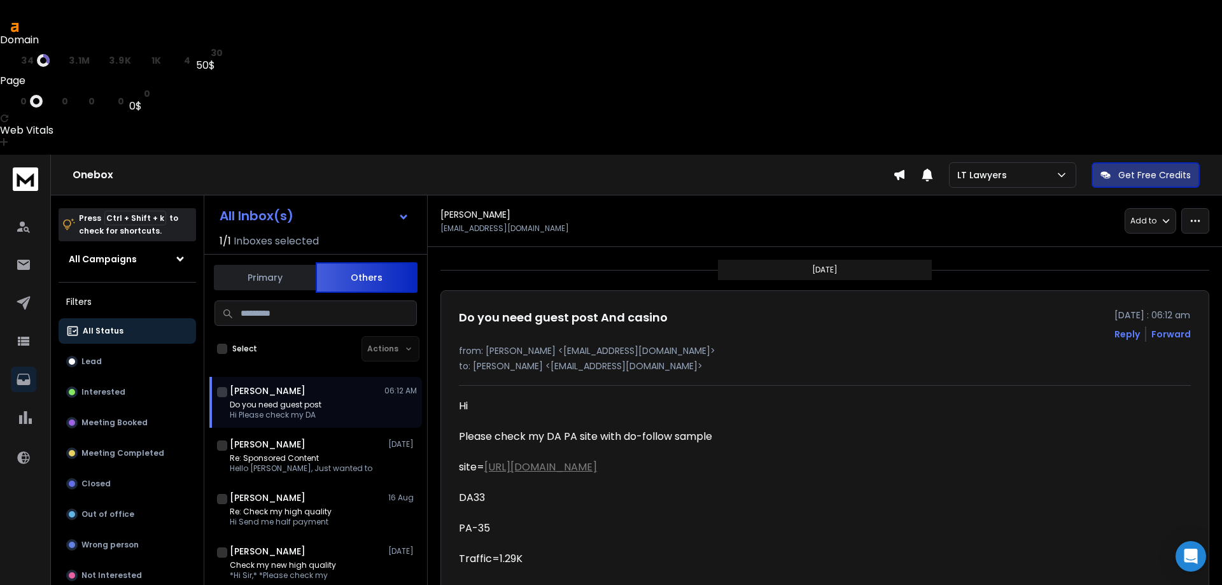
click at [783, 208] on div "Jon Boys JB jonboyslinksale@gmail.com" at bounding box center [630, 220] width 380 height 25
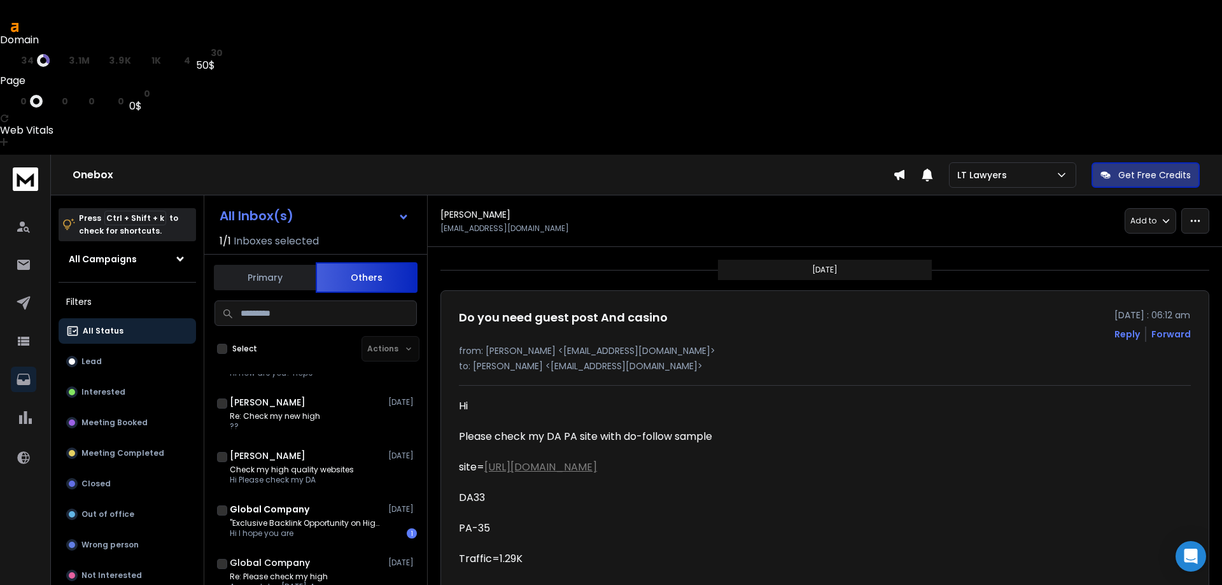
scroll to position [321, 0]
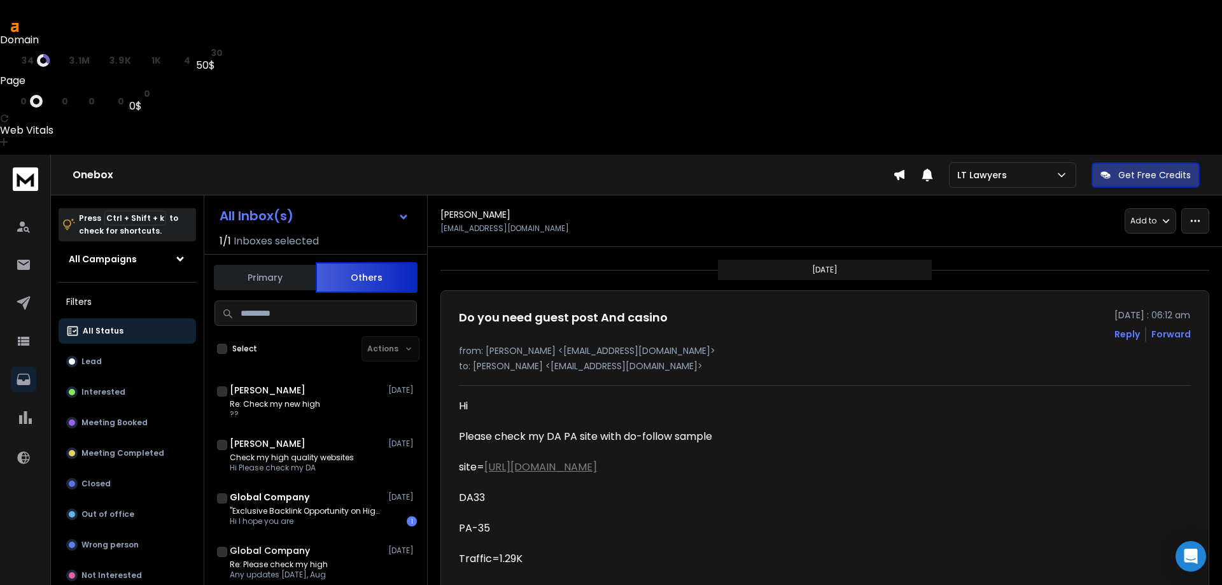
click at [31, 426] on div "H" at bounding box center [25, 447] width 51 height 585
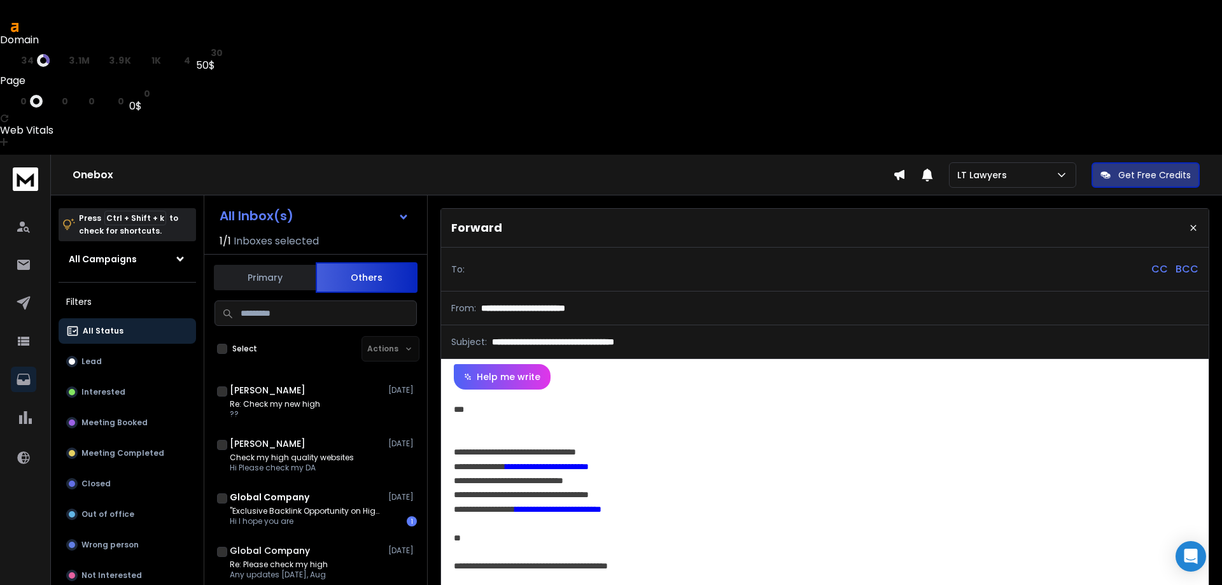
click at [1191, 225] on icon at bounding box center [1193, 228] width 6 height 6
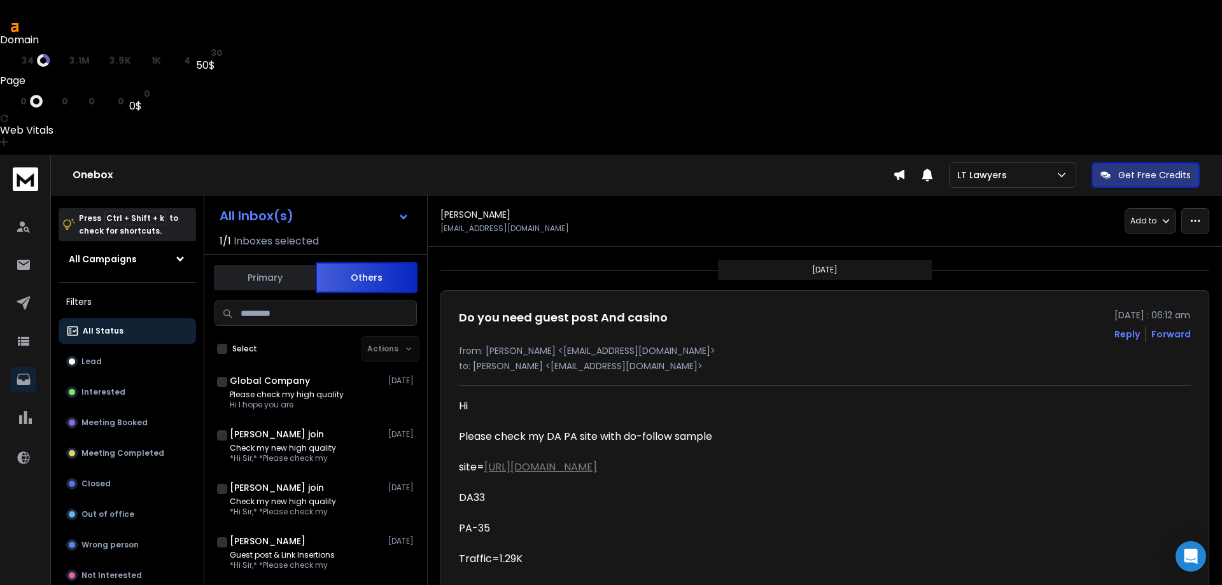
scroll to position [599, 0]
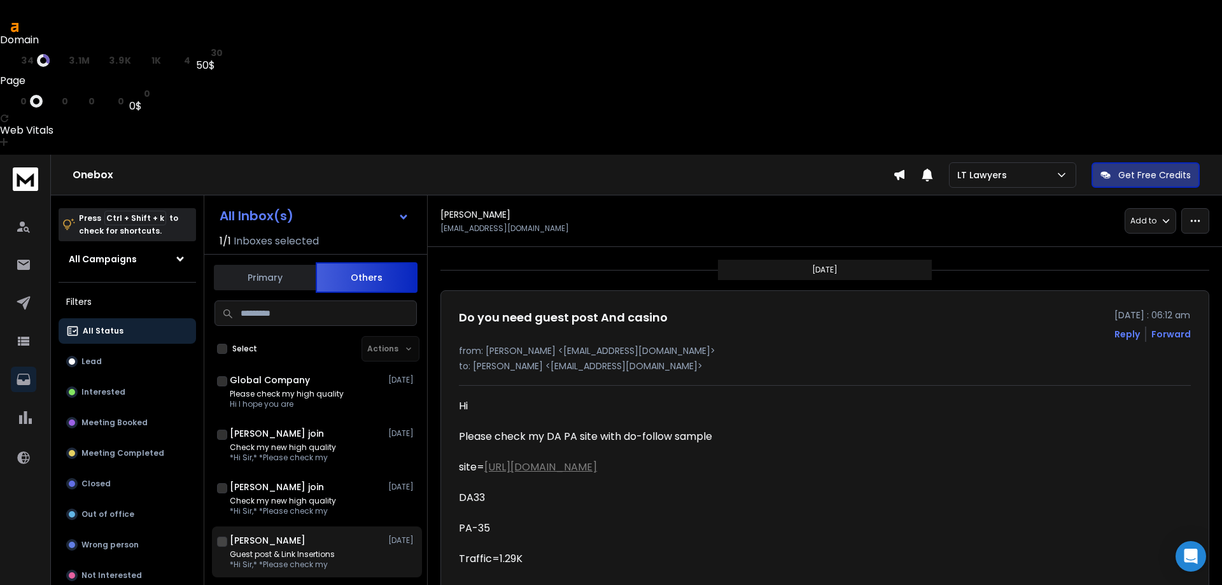
click at [323, 534] on div "Millie Falreya 31 Jul" at bounding box center [323, 540] width 187 height 13
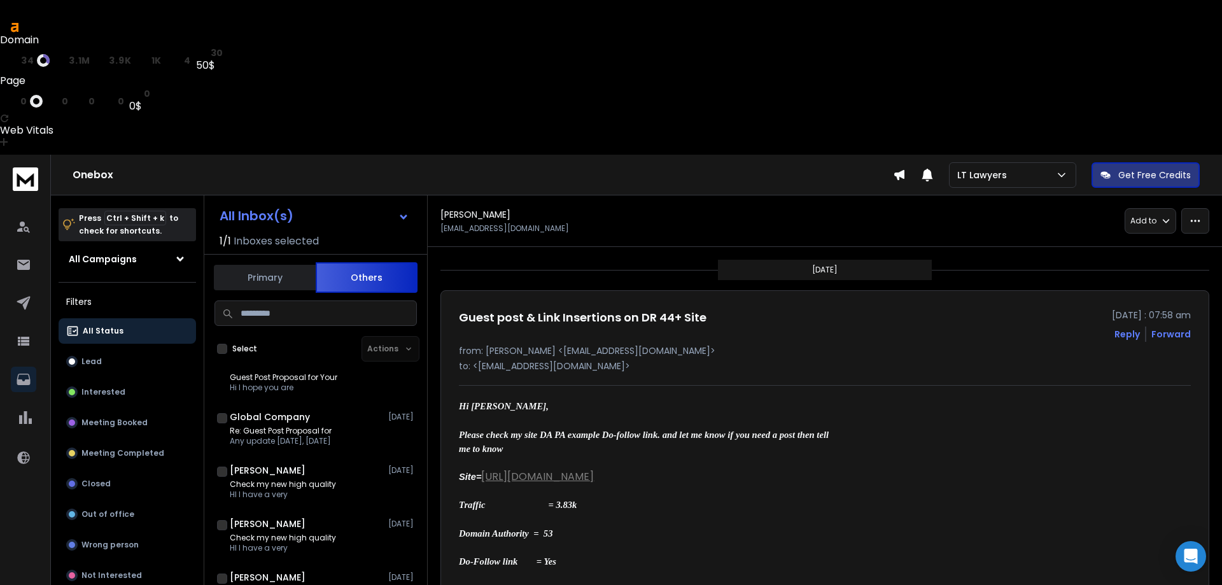
scroll to position [1014, 0]
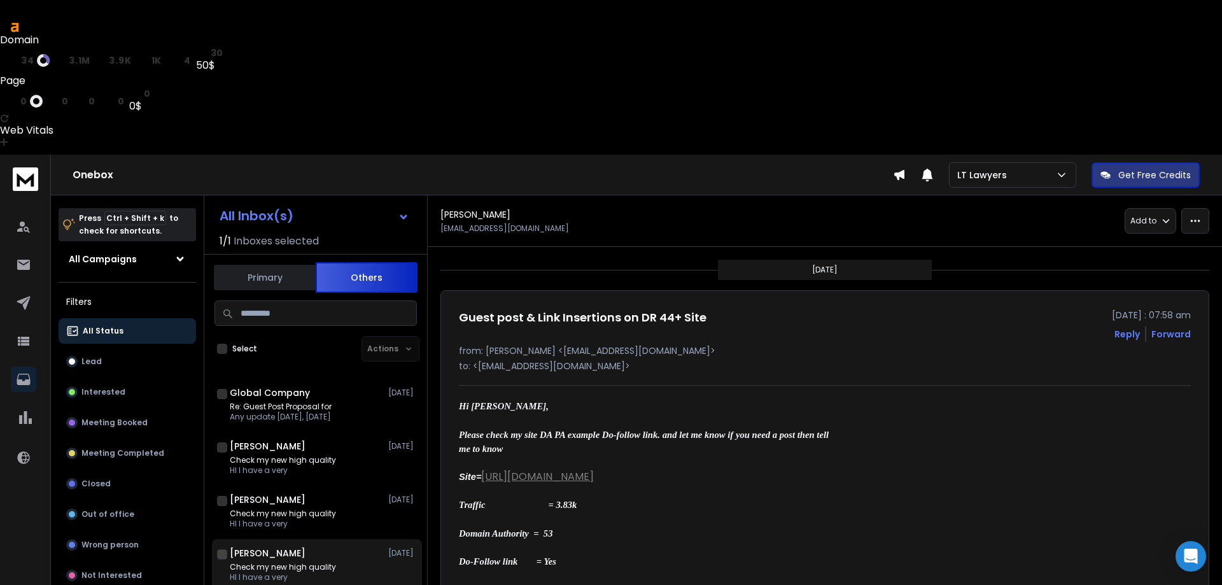
click at [308, 562] on p "Check my new high quality" at bounding box center [283, 567] width 106 height 10
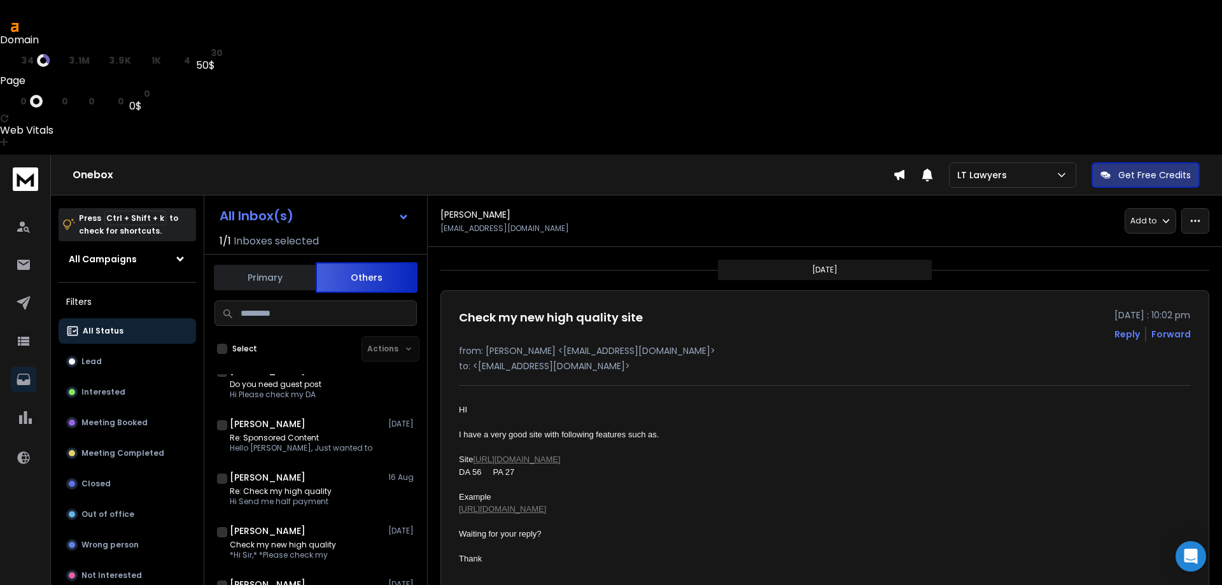
scroll to position [0, 0]
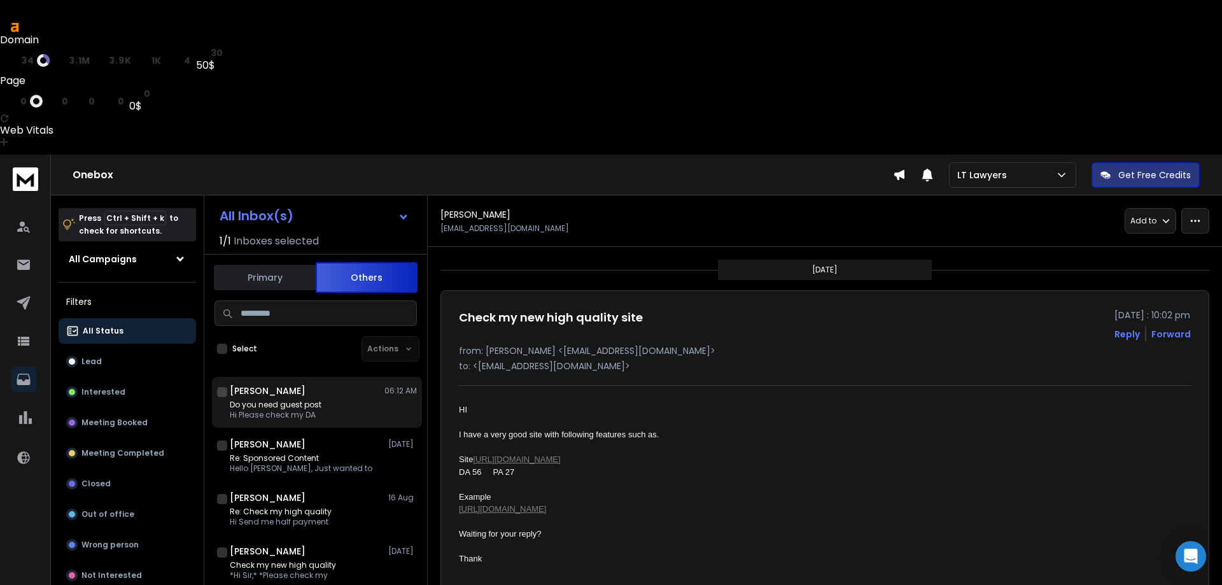
click at [342, 400] on div "Do you need guest post Hi Please check my DA" at bounding box center [323, 410] width 187 height 20
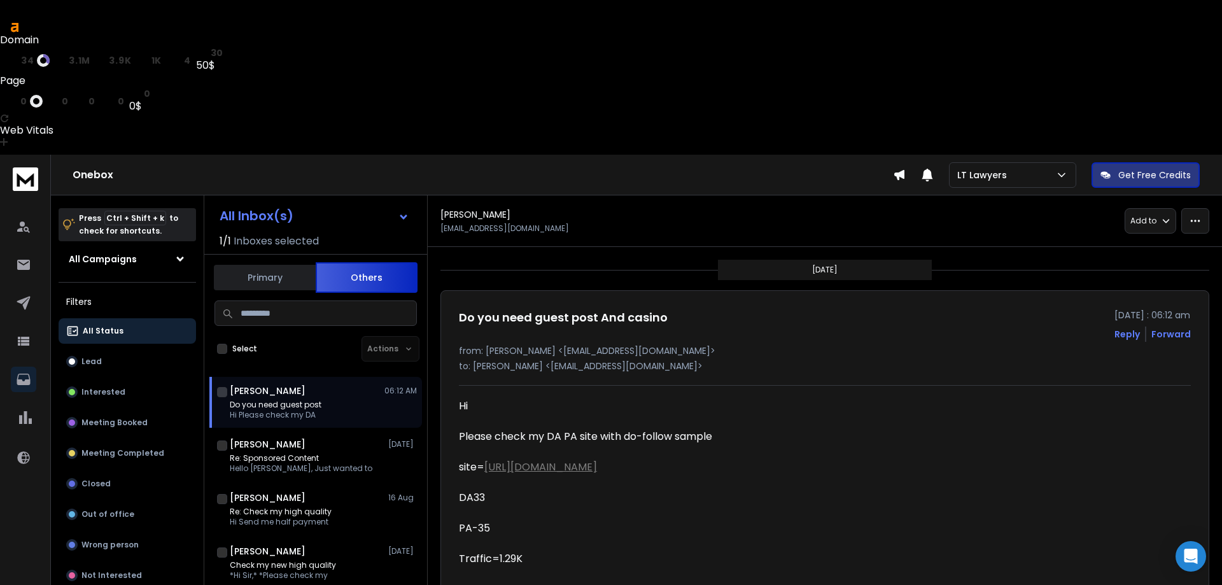
click at [783, 208] on div "Jon Boys JB jonboyslinksale@gmail.com" at bounding box center [630, 220] width 380 height 25
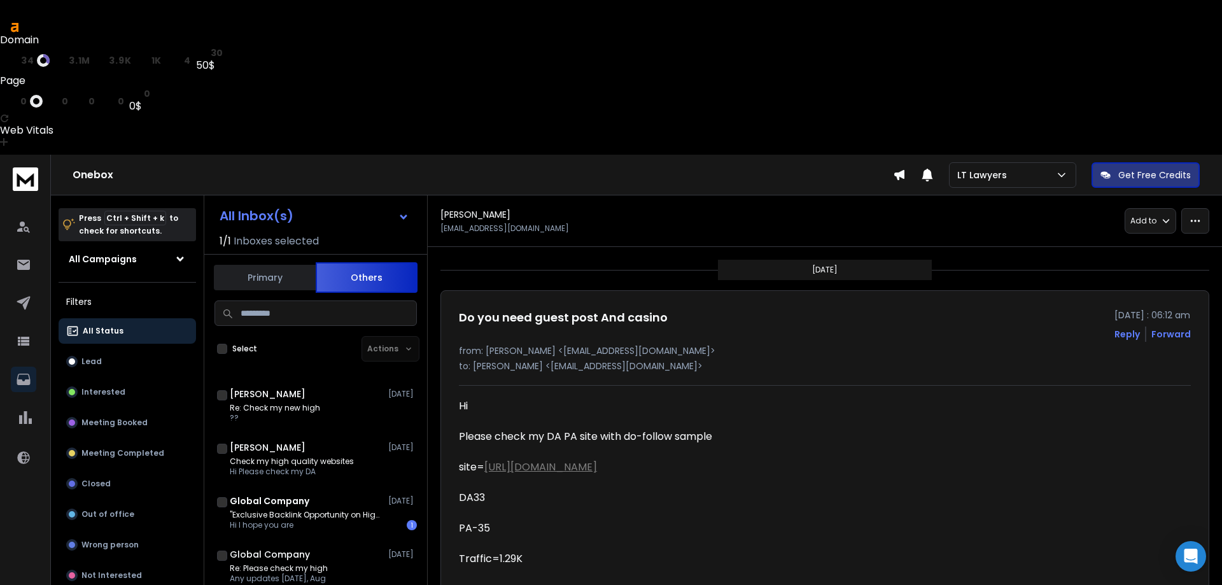
scroll to position [322, 0]
click at [31, 426] on div "H" at bounding box center [25, 447] width 51 height 585
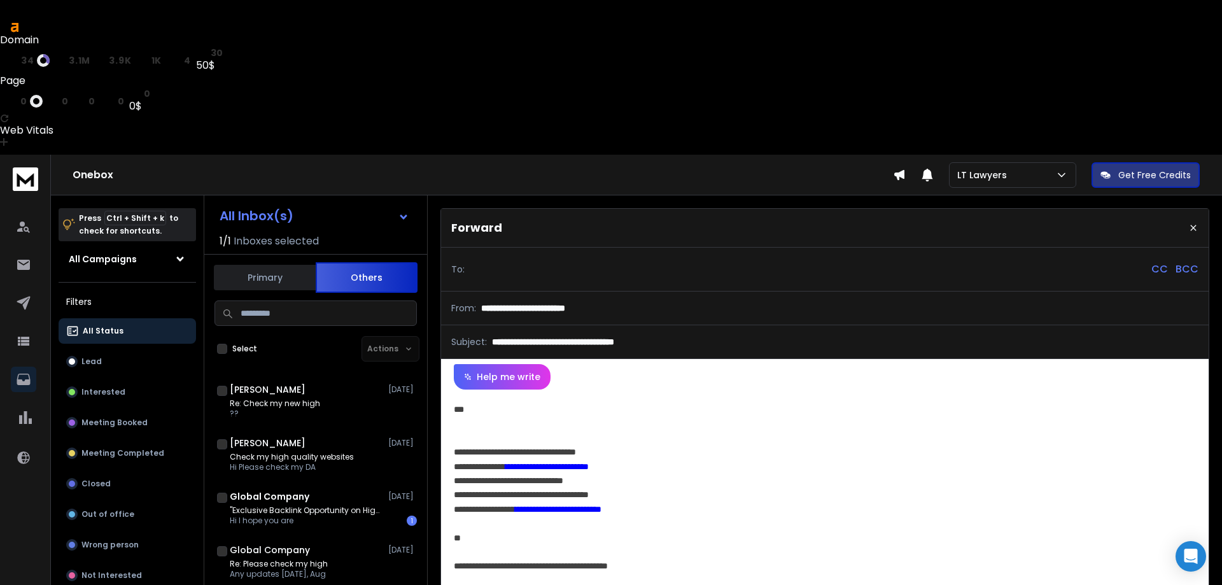
click at [1191, 225] on icon at bounding box center [1193, 228] width 6 height 6
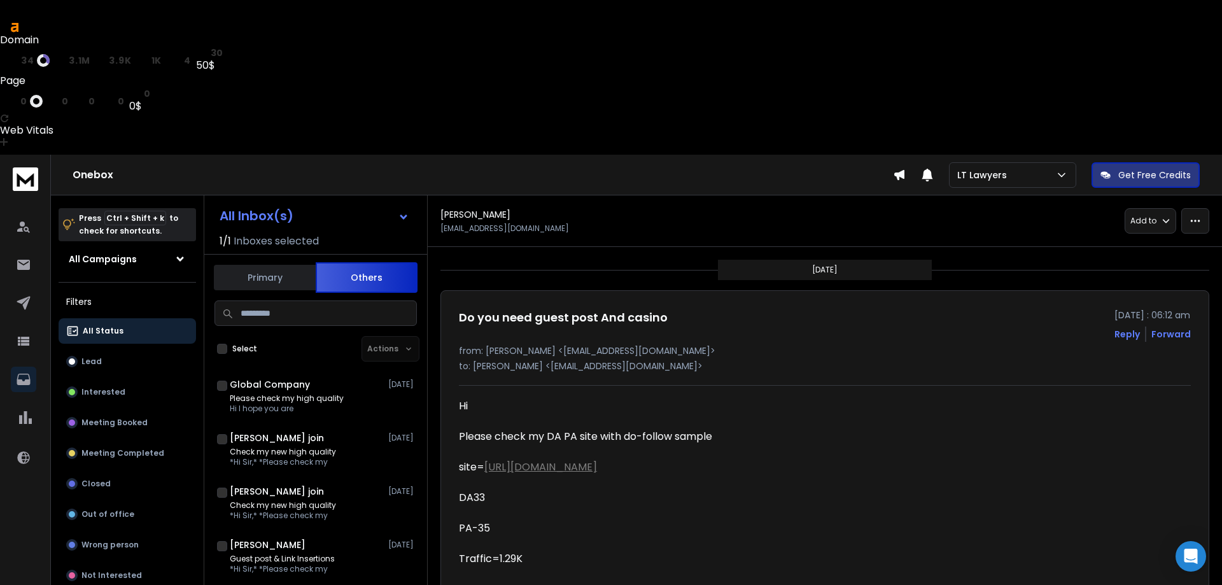
scroll to position [603, 0]
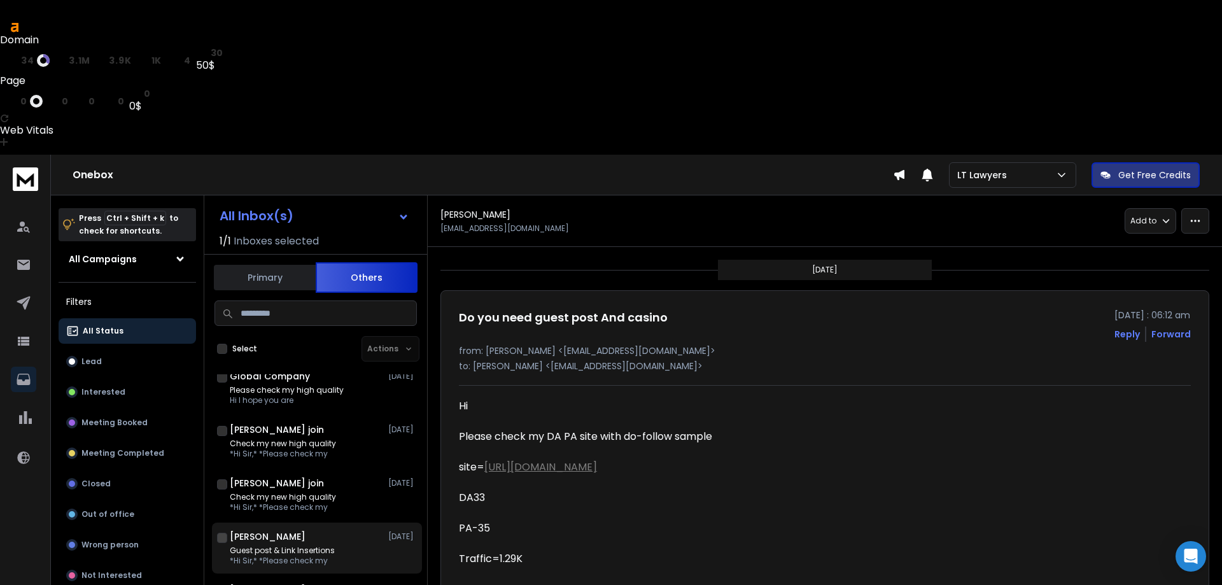
click at [323, 530] on div "Millie Falreya 31 Jul" at bounding box center [323, 536] width 187 height 13
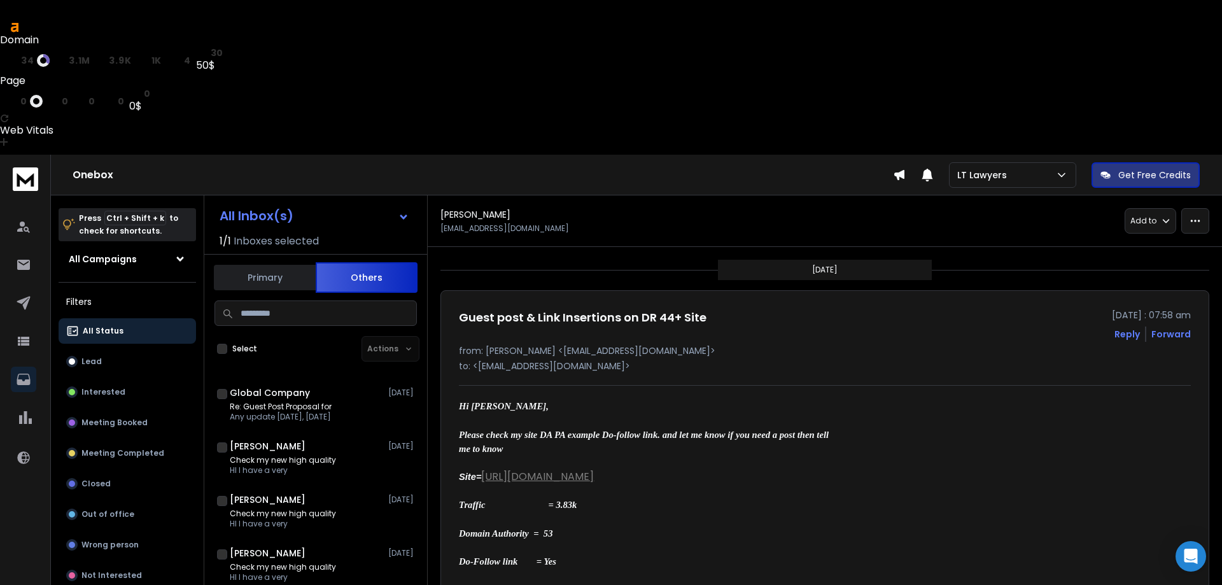
scroll to position [1018, 0]
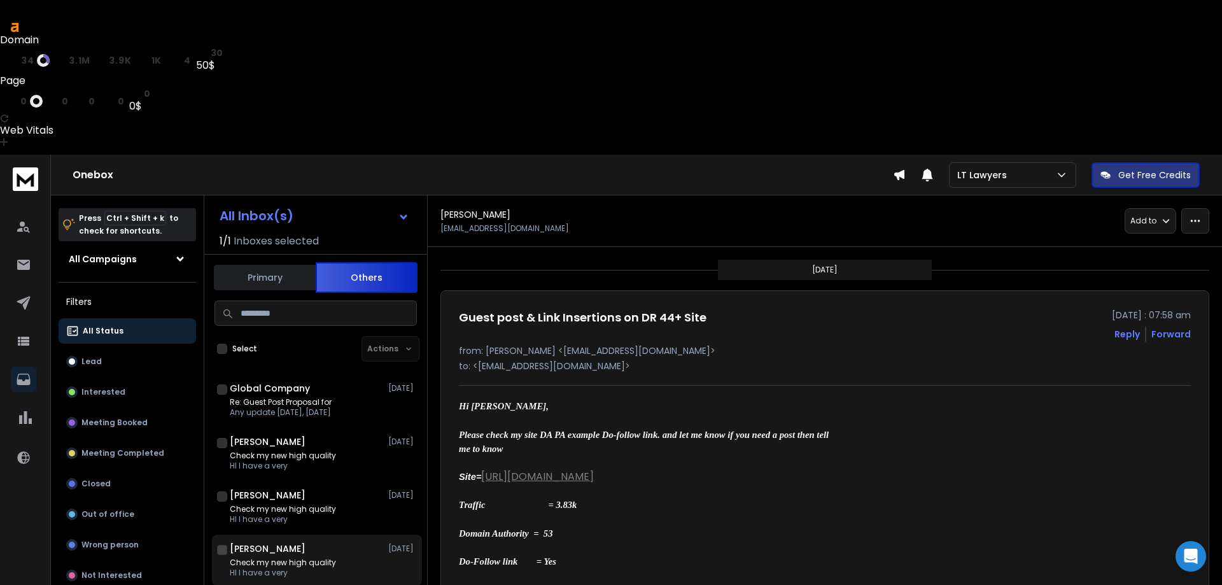
click at [308, 557] on p "Check my new high quality" at bounding box center [283, 562] width 106 height 10
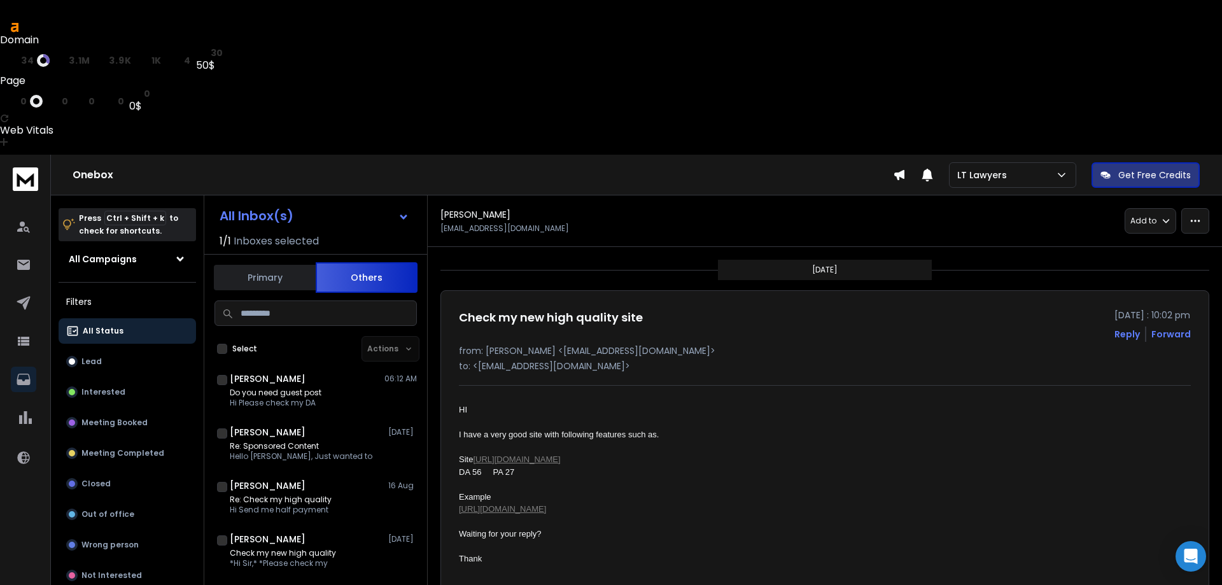
scroll to position [0, 0]
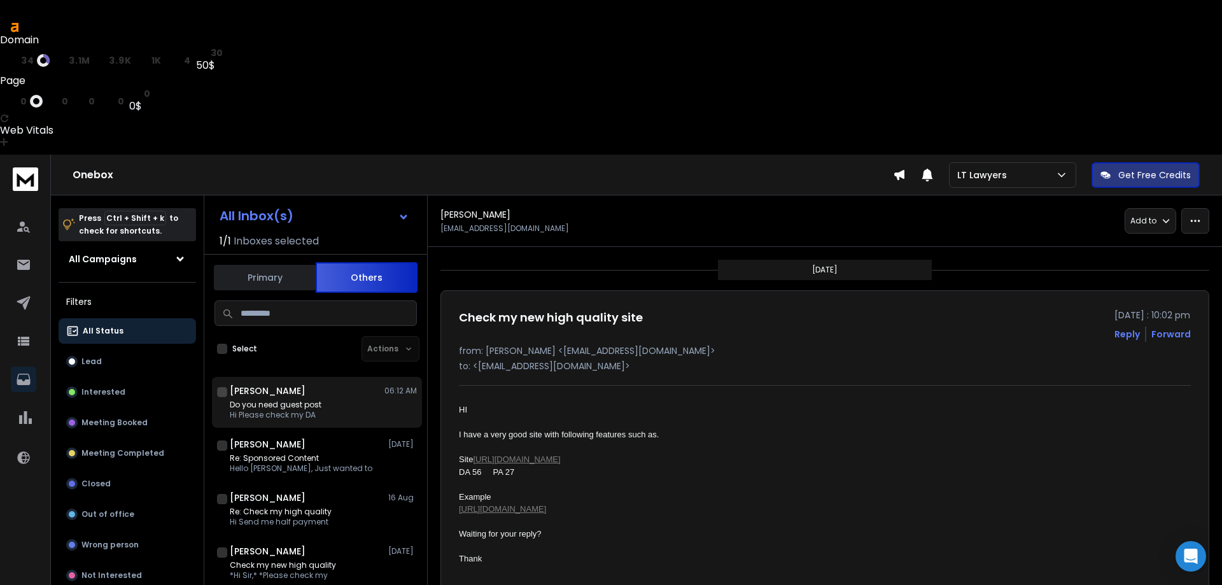
click at [342, 400] on div "Do you need guest post Hi Please check my DA" at bounding box center [323, 410] width 187 height 20
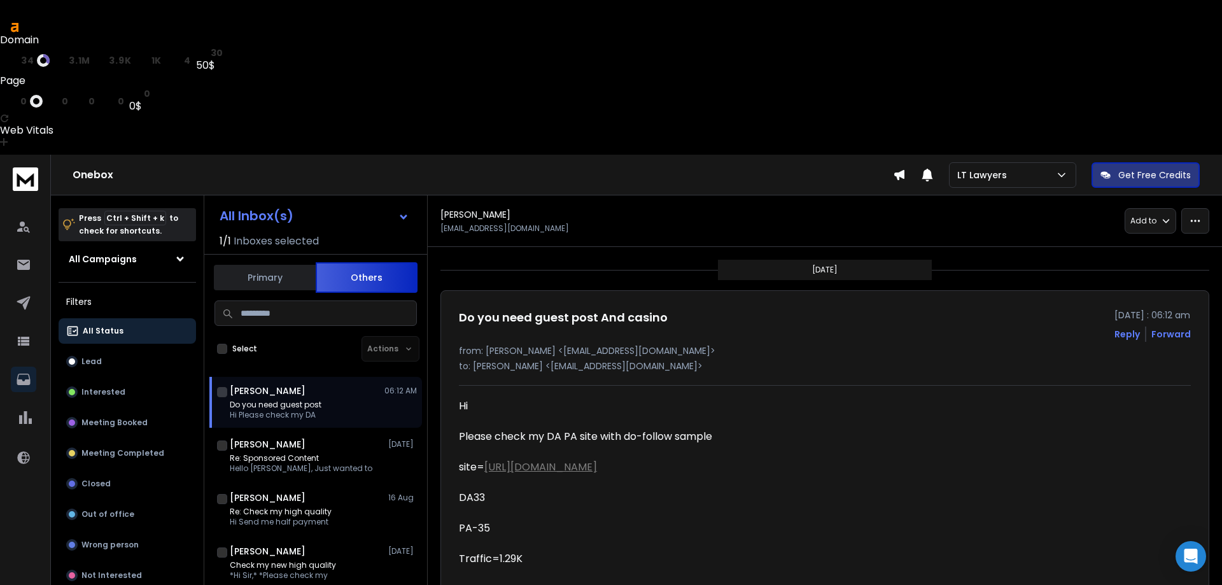
click at [783, 208] on div "Jon Boys JB jonboyslinksale@gmail.com" at bounding box center [630, 220] width 380 height 25
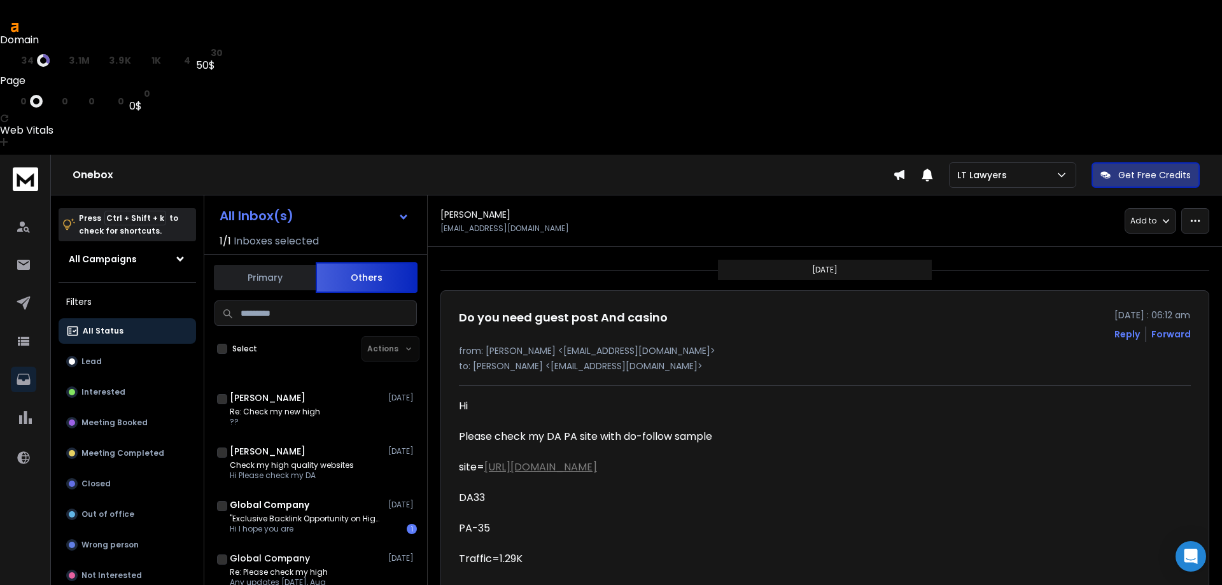
scroll to position [321, 0]
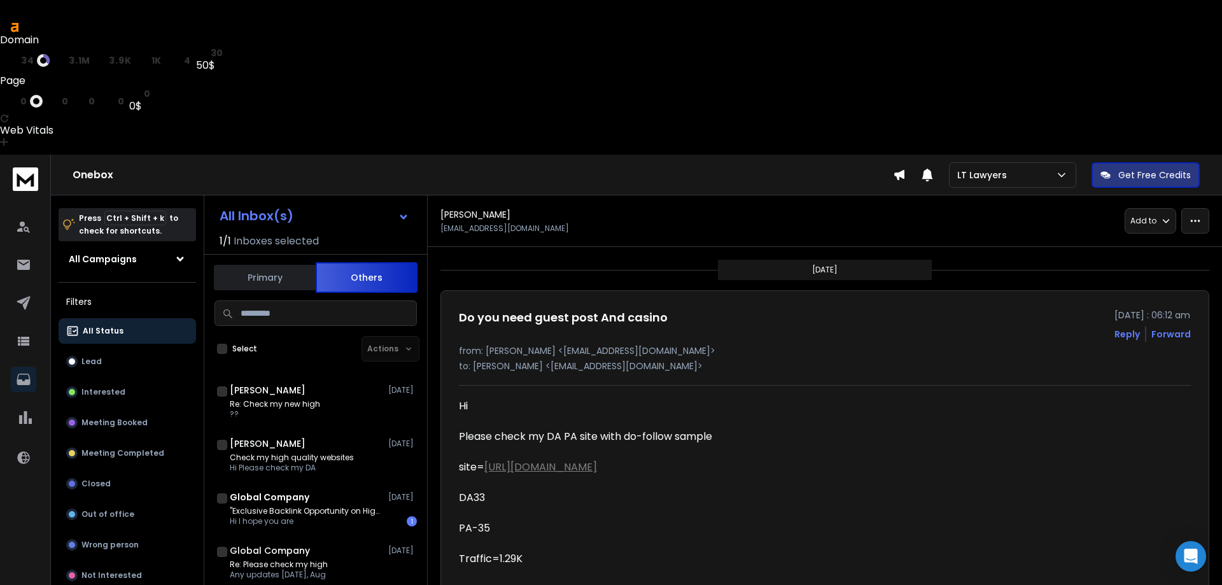
click at [31, 426] on div "H" at bounding box center [25, 447] width 51 height 585
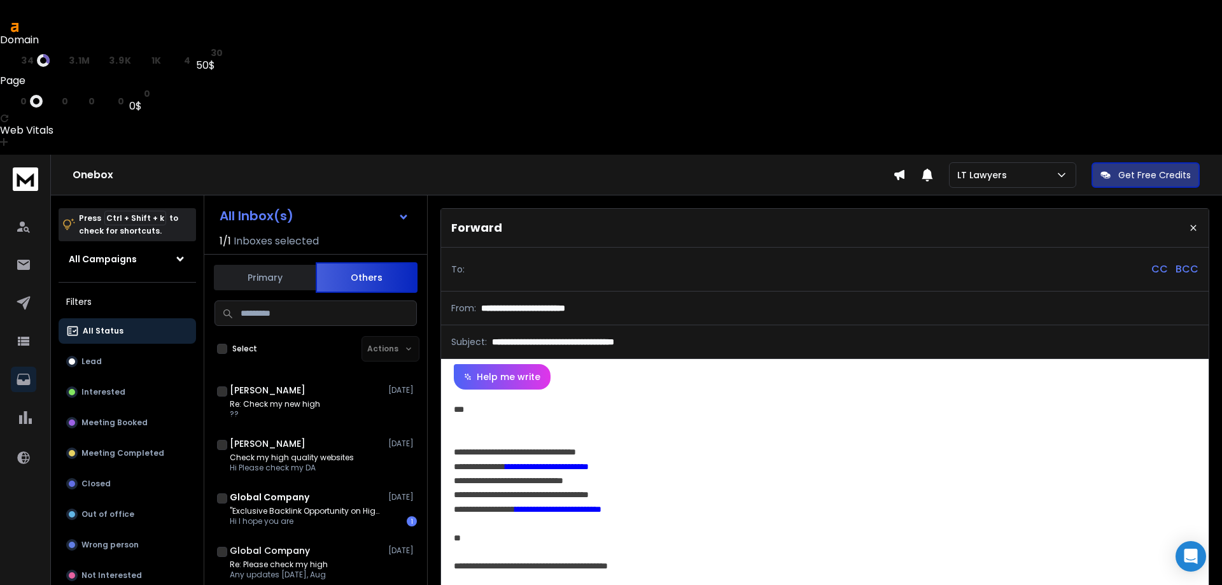
click at [1191, 225] on icon at bounding box center [1193, 228] width 6 height 6
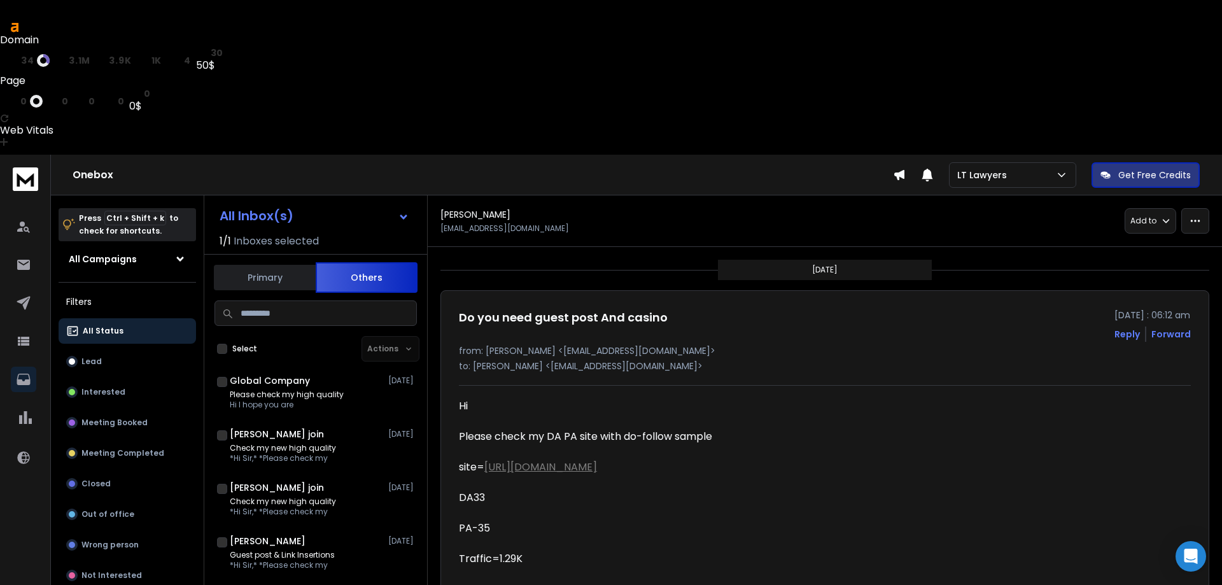
scroll to position [599, 0]
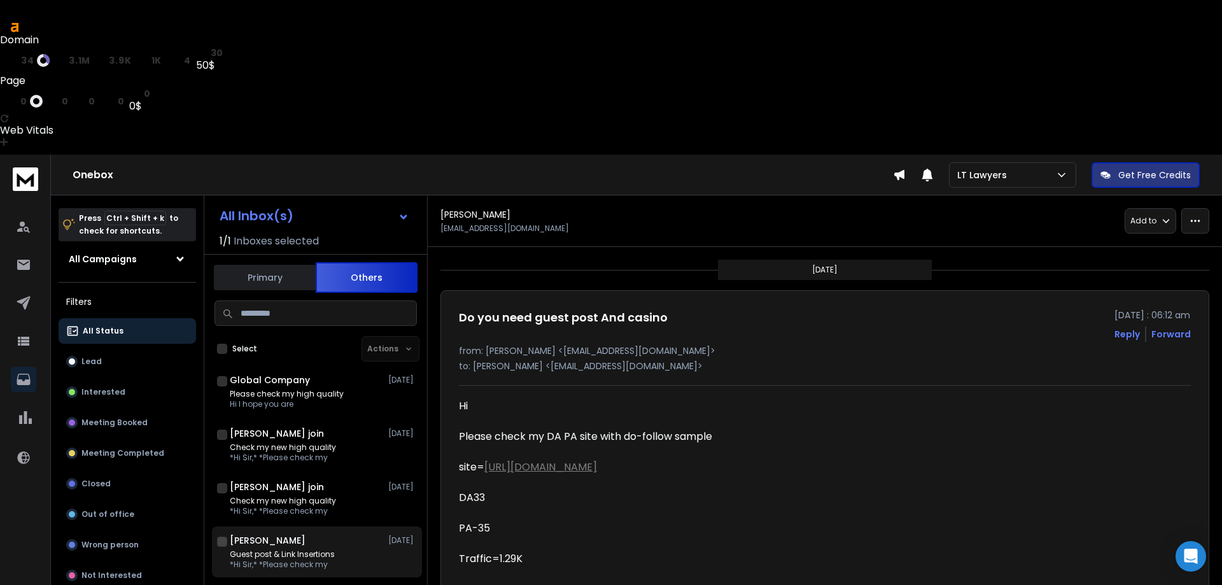
click at [323, 534] on div "Millie Falreya 31 Jul" at bounding box center [323, 540] width 187 height 13
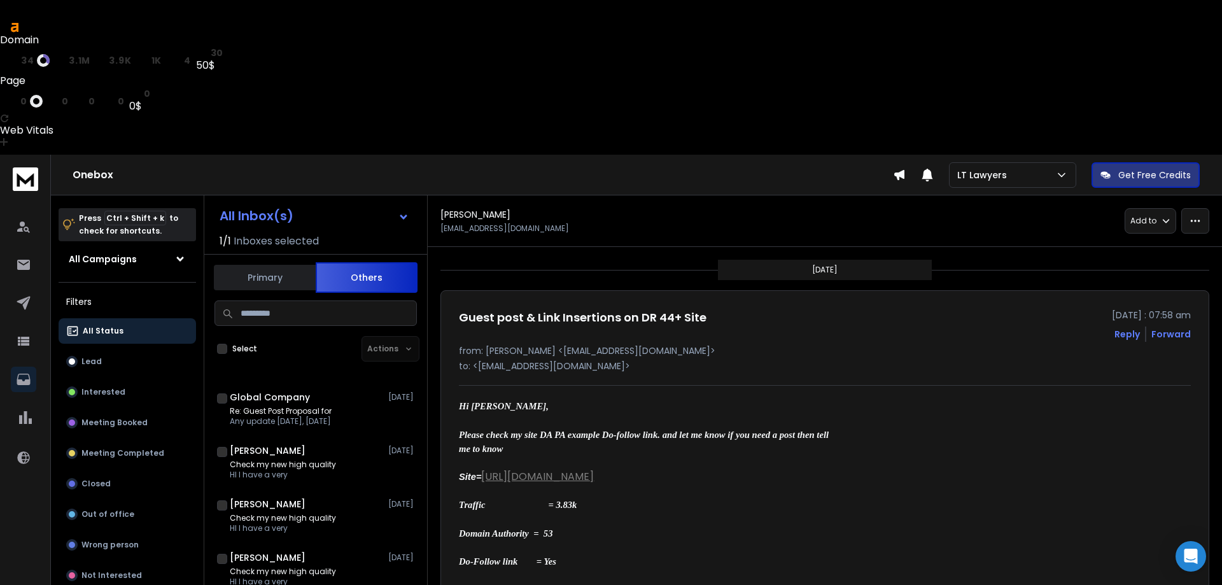
scroll to position [1014, 0]
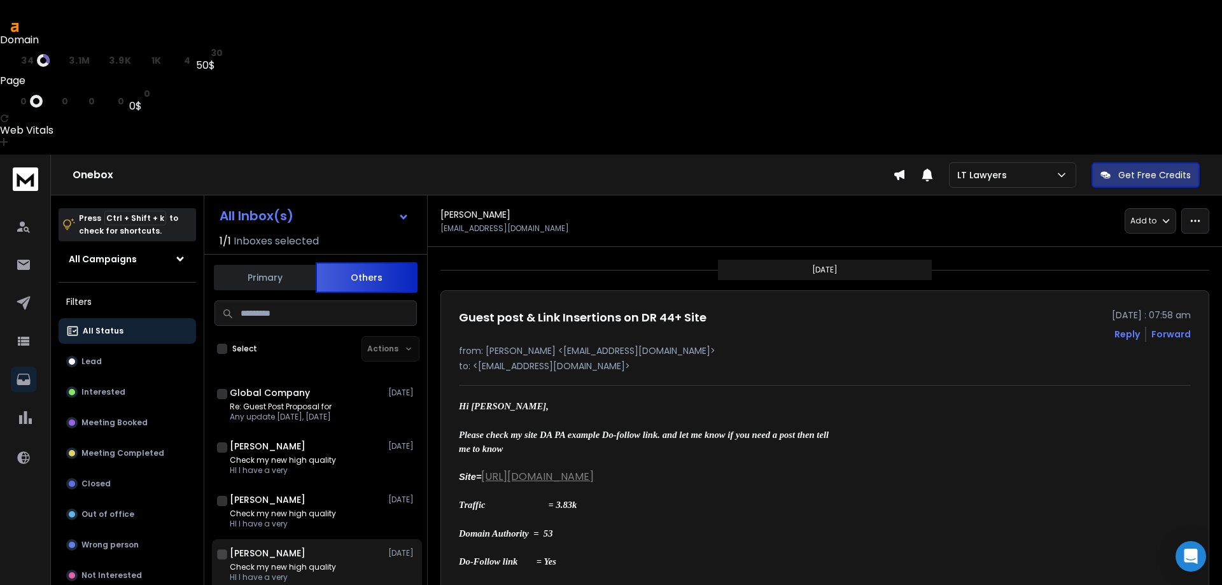
click at [308, 562] on p "Check my new high quality" at bounding box center [283, 567] width 106 height 10
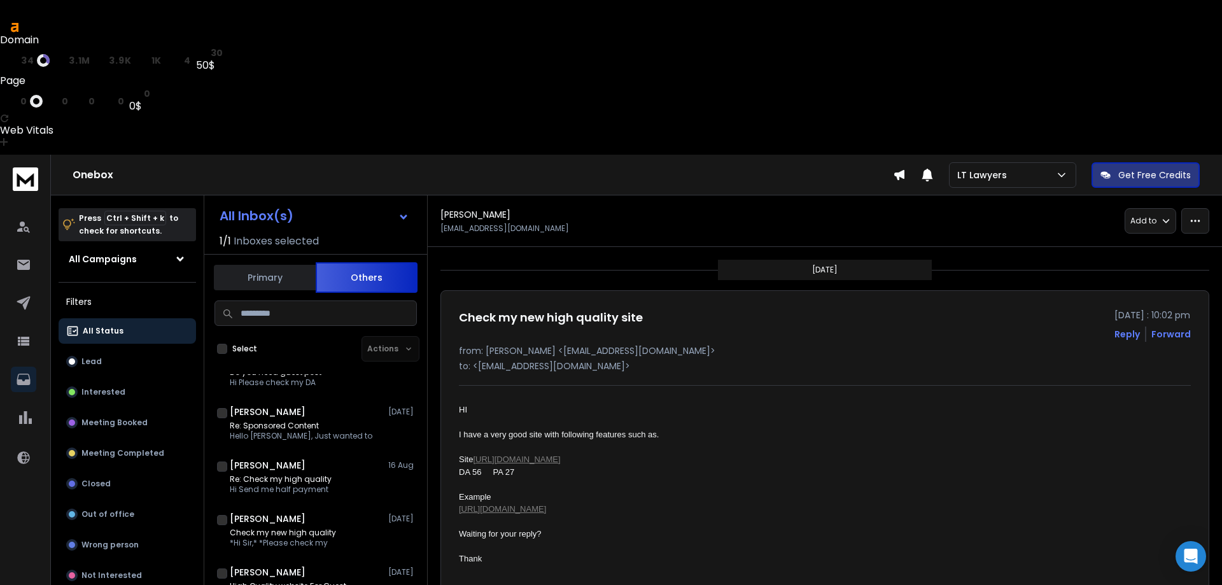
scroll to position [0, 0]
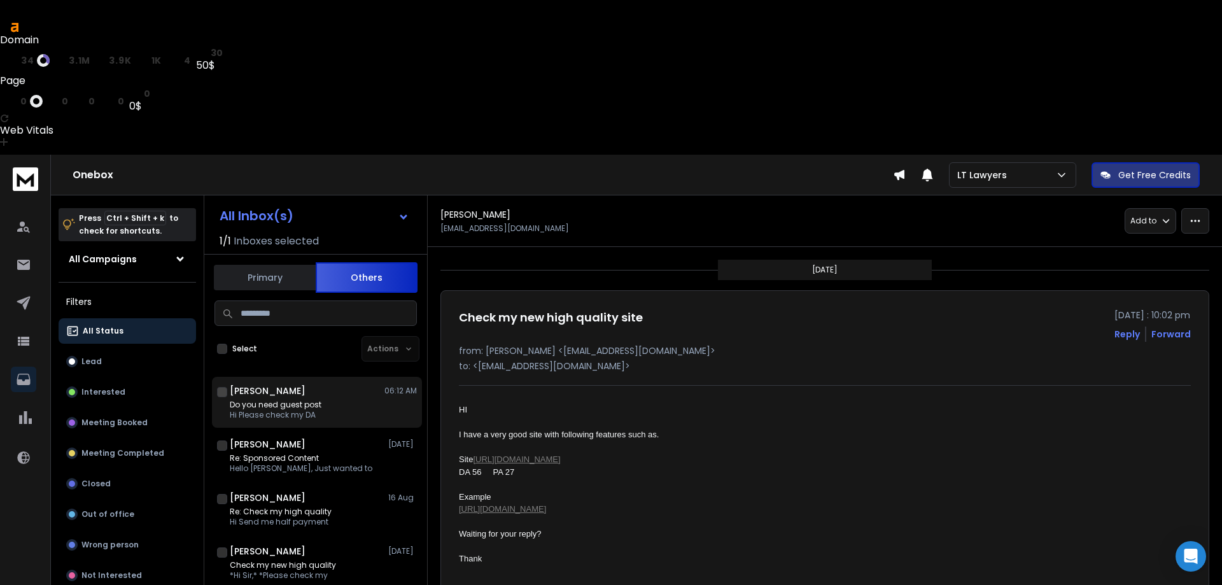
click at [342, 400] on div "Do you need guest post Hi Please check my DA" at bounding box center [323, 410] width 187 height 20
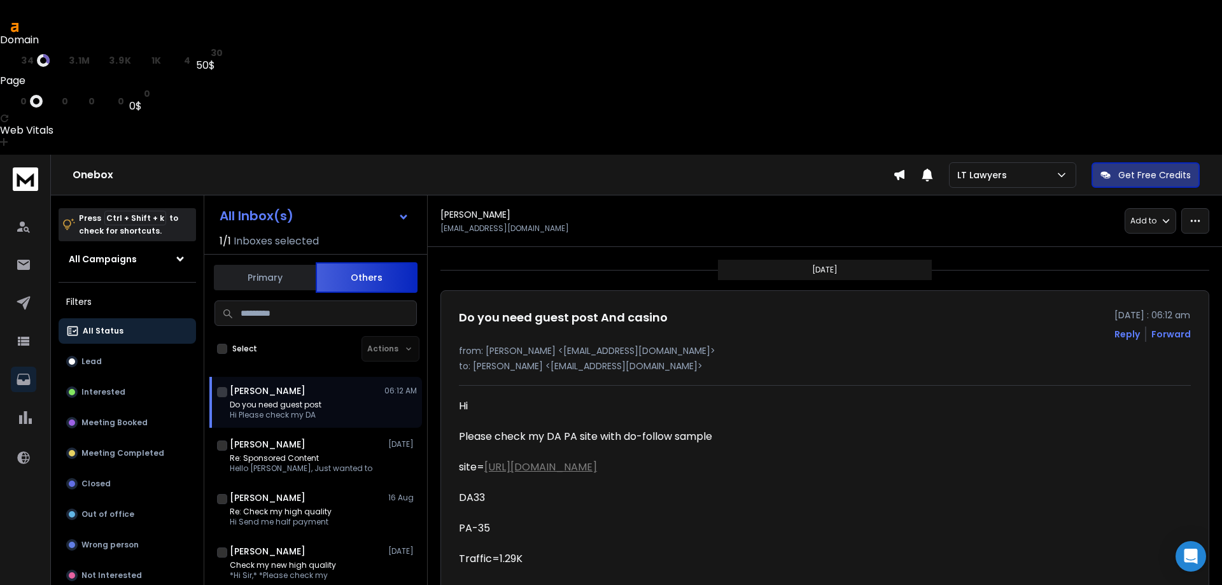
click at [783, 208] on div "Jon Boys JB jonboyslinksale@gmail.com" at bounding box center [630, 220] width 380 height 25
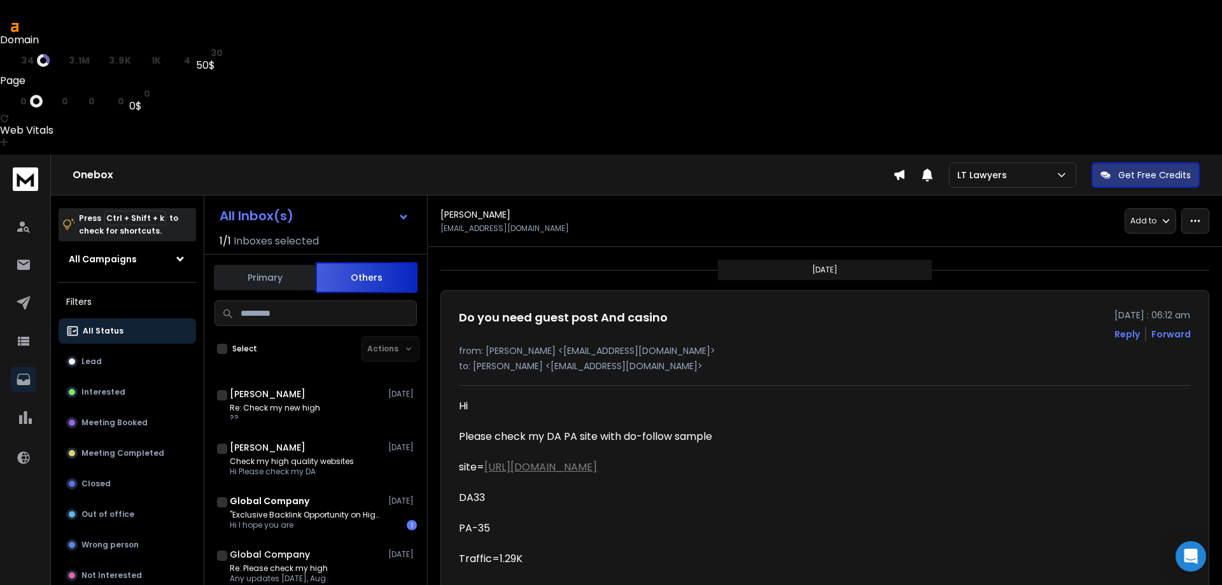
scroll to position [321, 0]
click at [31, 426] on div "H" at bounding box center [25, 447] width 51 height 585
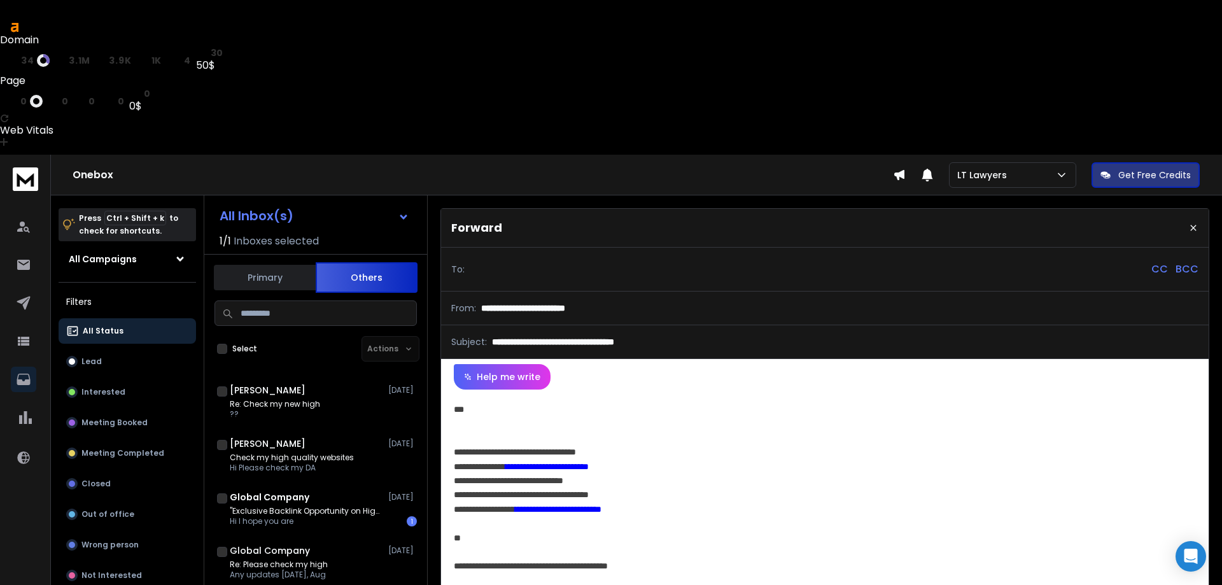
click at [1191, 225] on icon at bounding box center [1193, 228] width 6 height 6
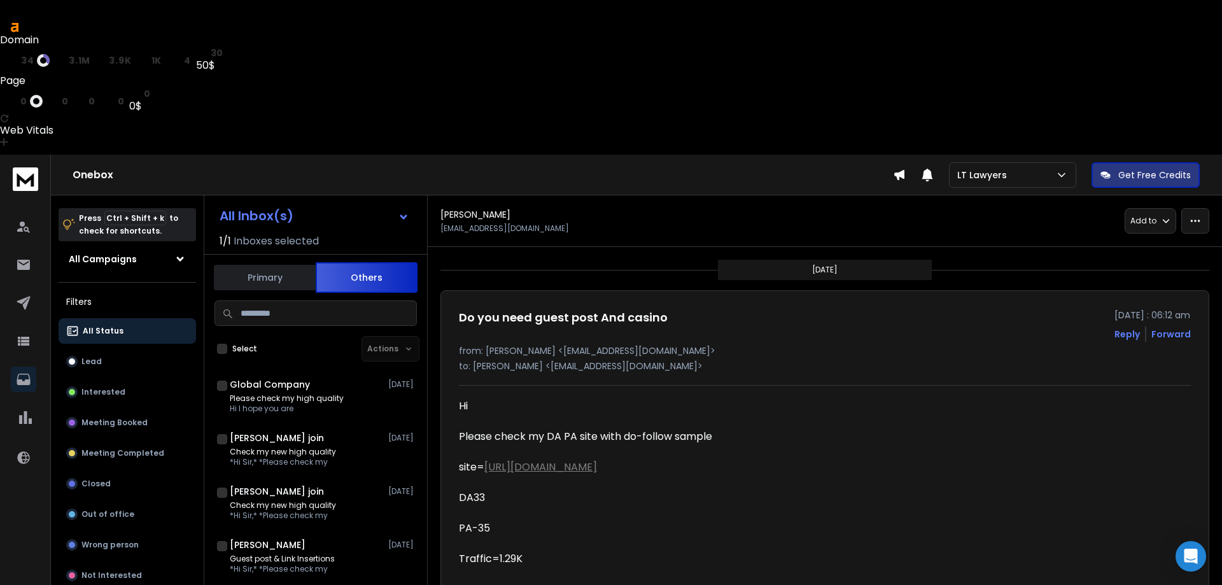
scroll to position [598, 0]
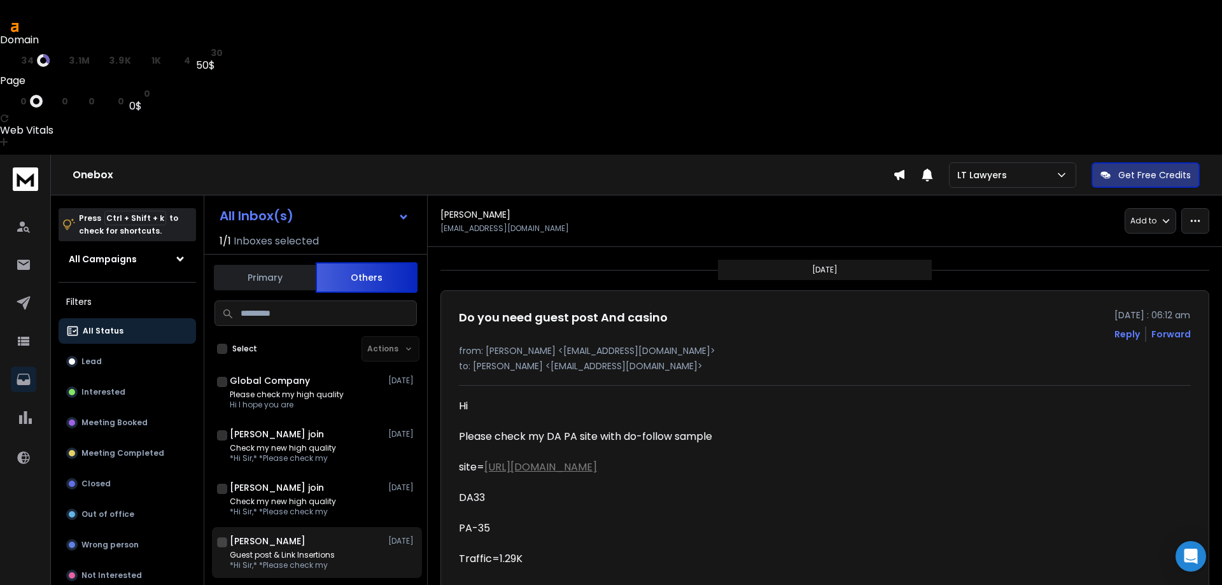
click at [323, 534] on div "Millie Falreya 31 Jul" at bounding box center [323, 540] width 187 height 13
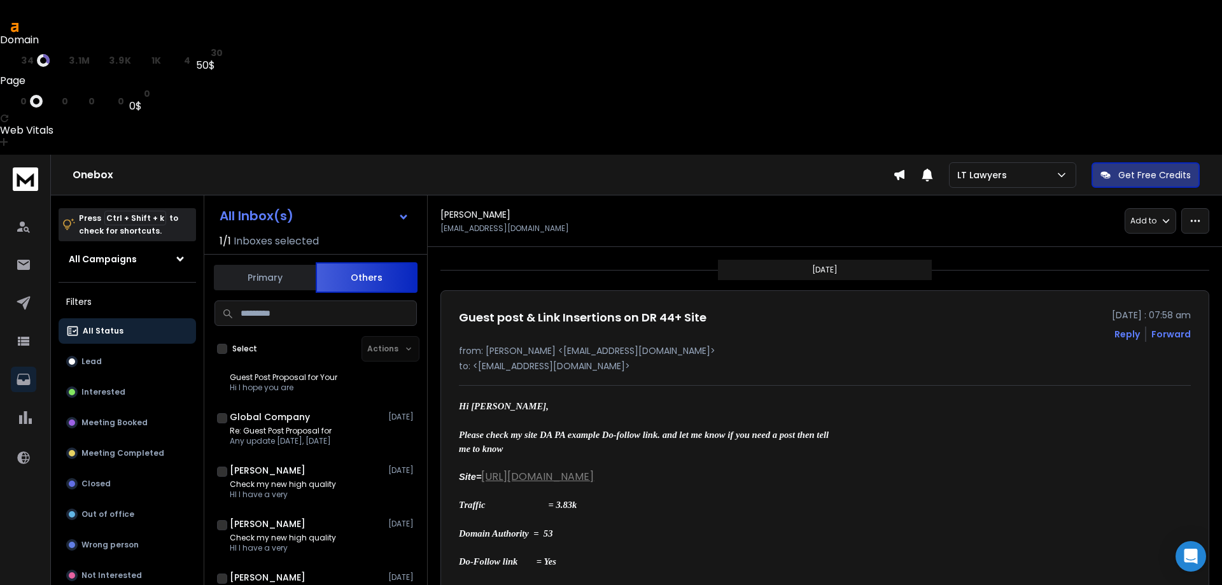
scroll to position [1009, 0]
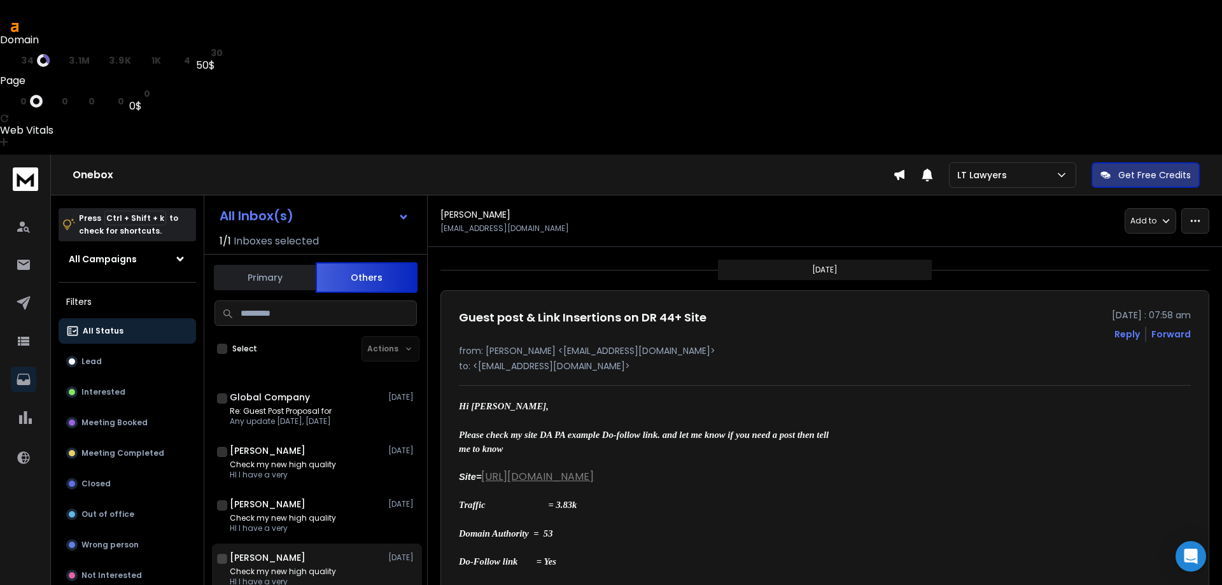
click at [308, 551] on div "Humaira Rajpoot 24 Jul Check my new high quality HI I have a very" at bounding box center [323, 569] width 187 height 36
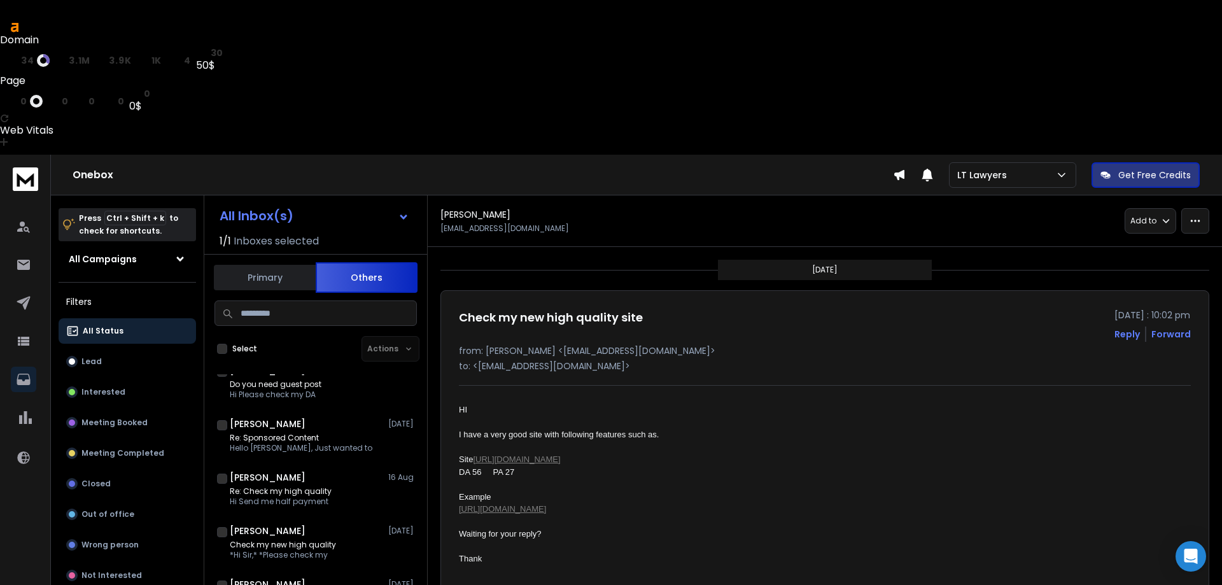
scroll to position [0, 0]
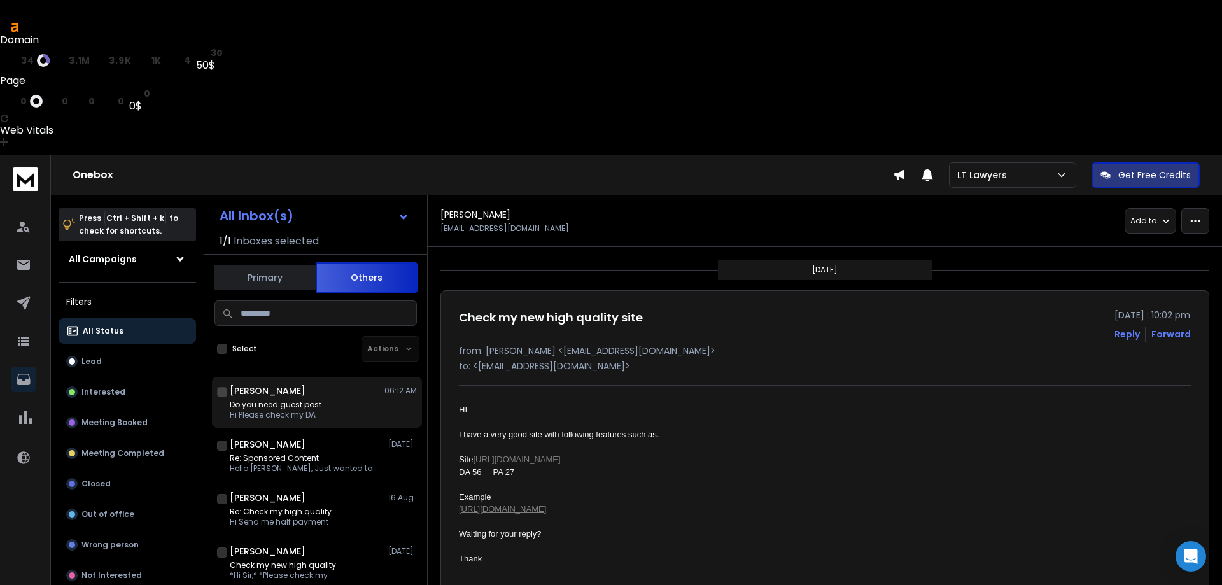
click at [342, 400] on div "Do you need guest post Hi Please check my DA" at bounding box center [323, 410] width 187 height 20
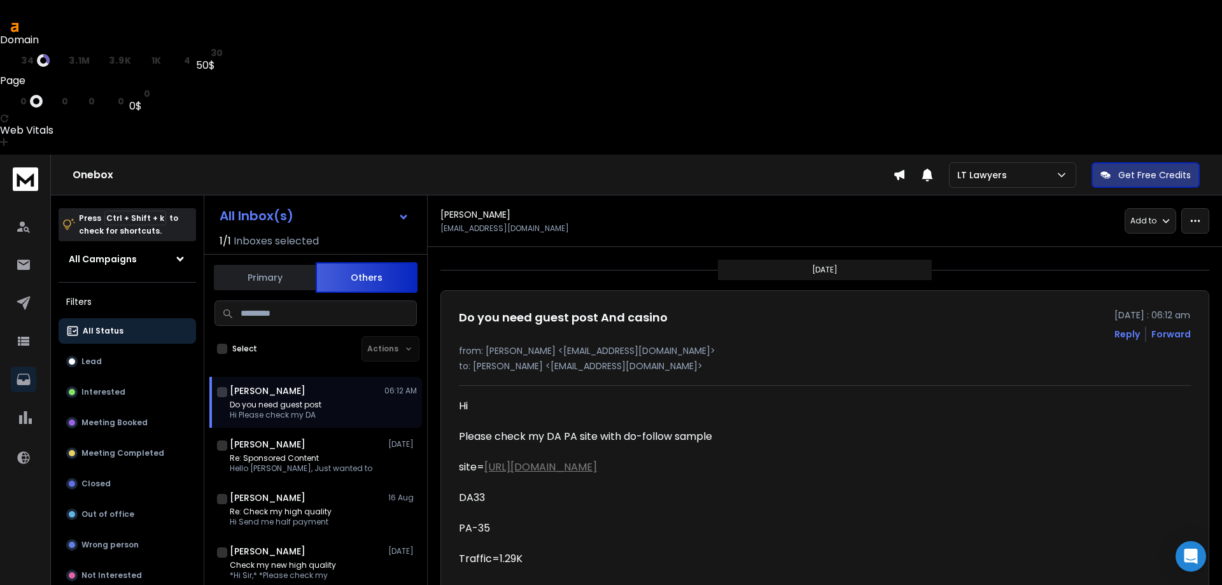
click at [783, 208] on div "Jon Boys JB jonboyslinksale@gmail.com" at bounding box center [630, 220] width 380 height 25
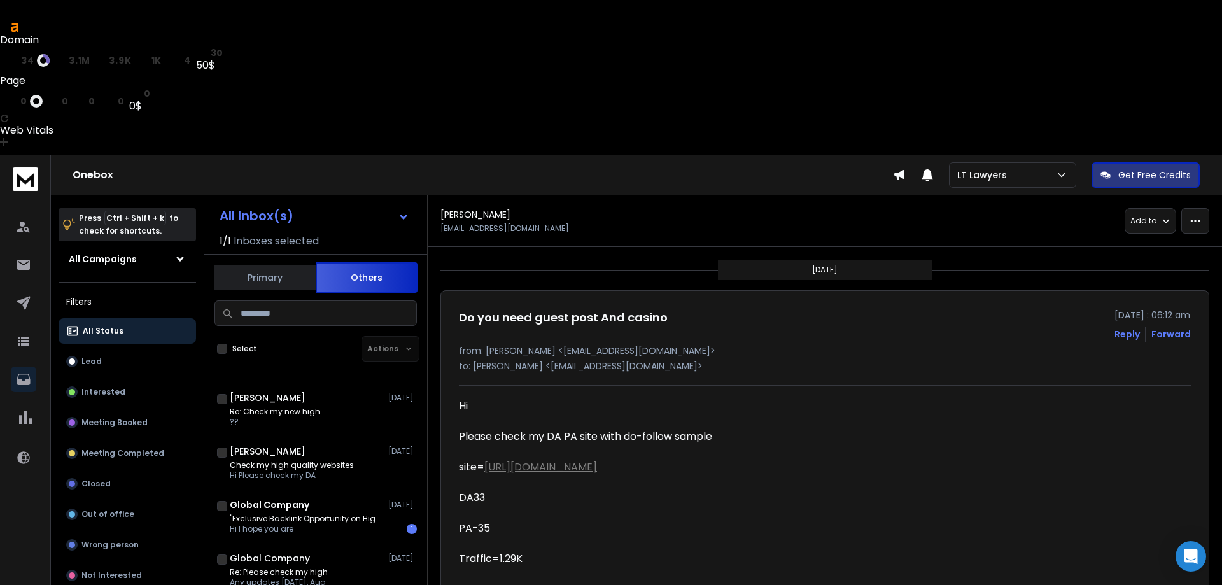
scroll to position [321, 0]
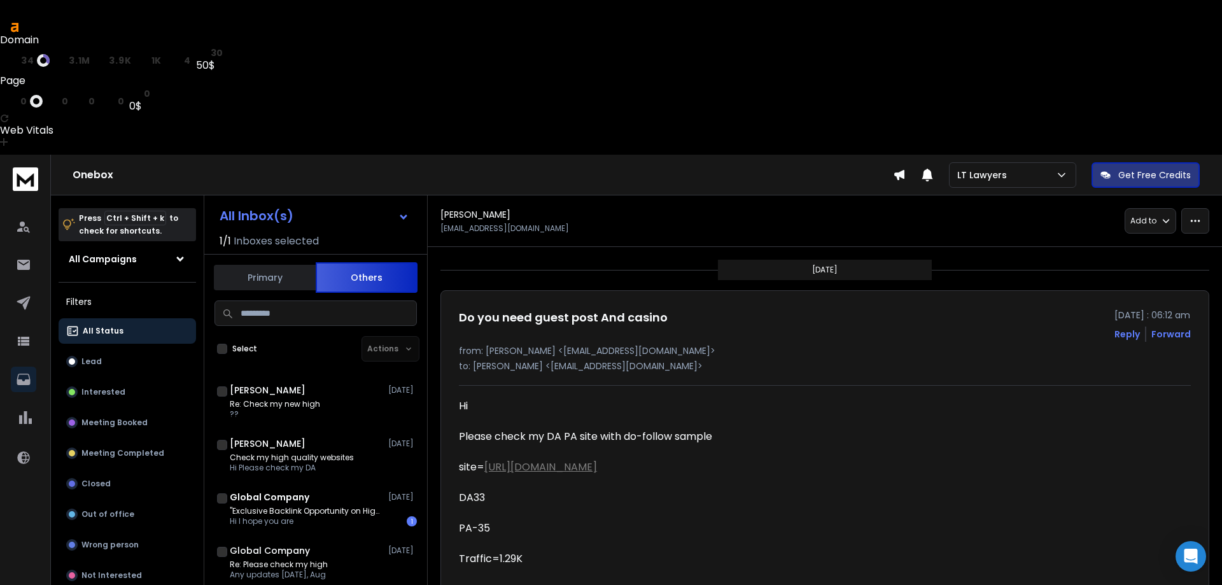
click at [31, 426] on div "H" at bounding box center [25, 447] width 51 height 585
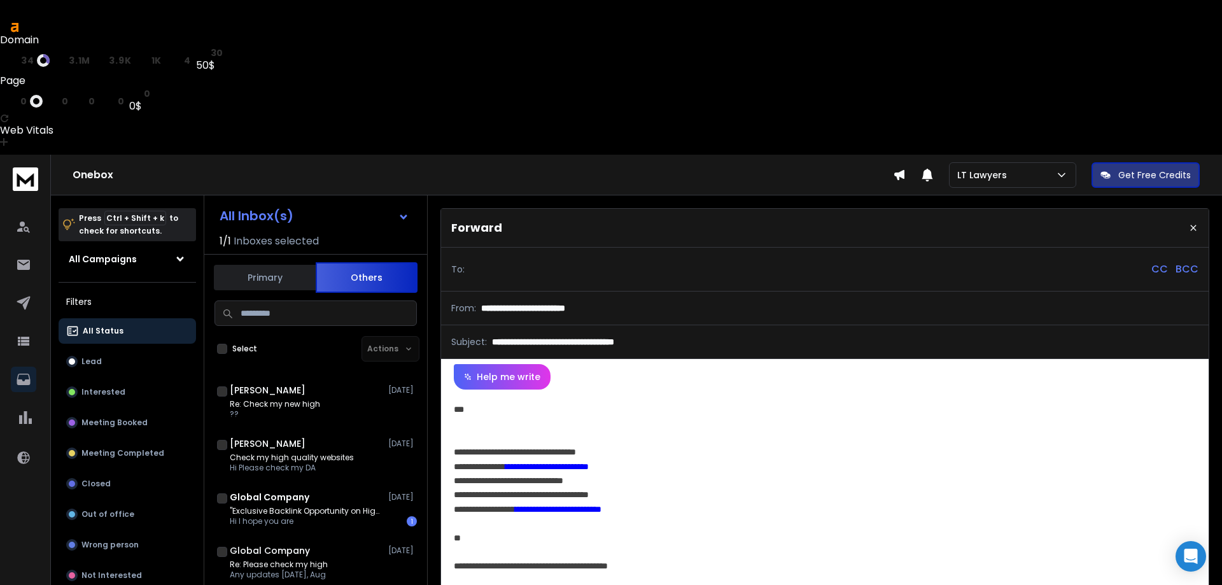
click at [1191, 225] on icon at bounding box center [1193, 228] width 6 height 6
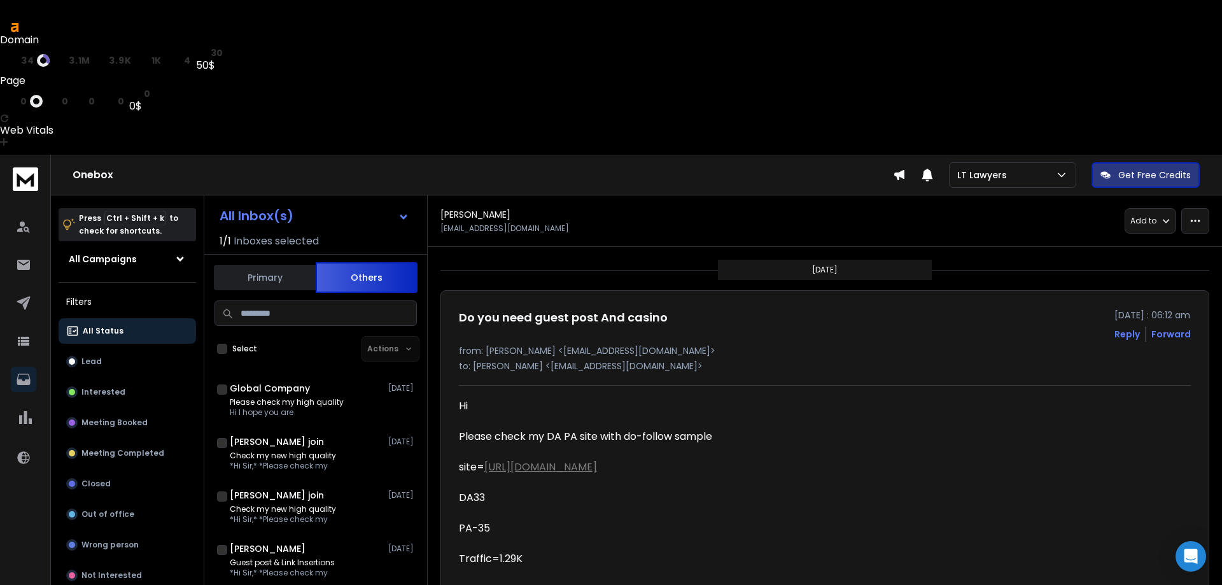
scroll to position [599, 0]
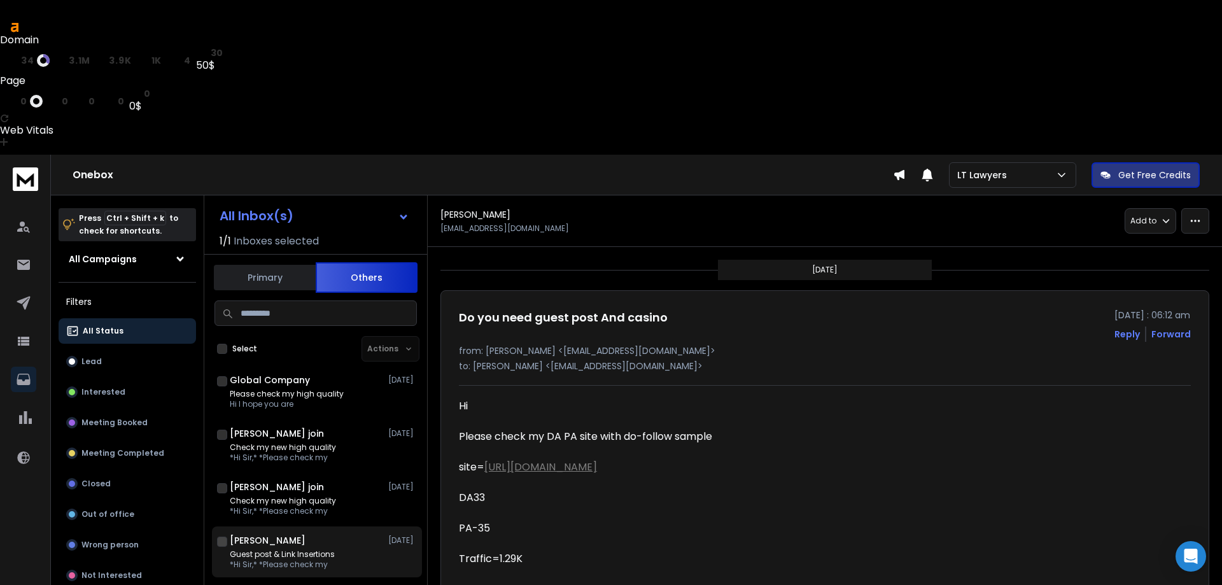
click at [323, 534] on div "Millie Falreya 31 Jul" at bounding box center [323, 540] width 187 height 13
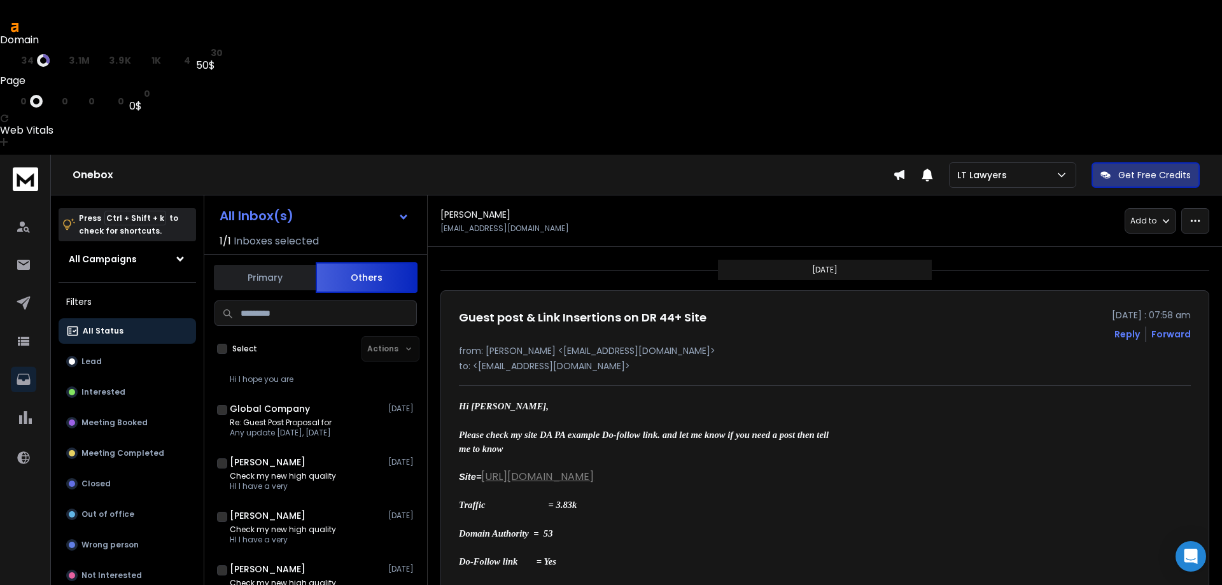
scroll to position [1014, 0]
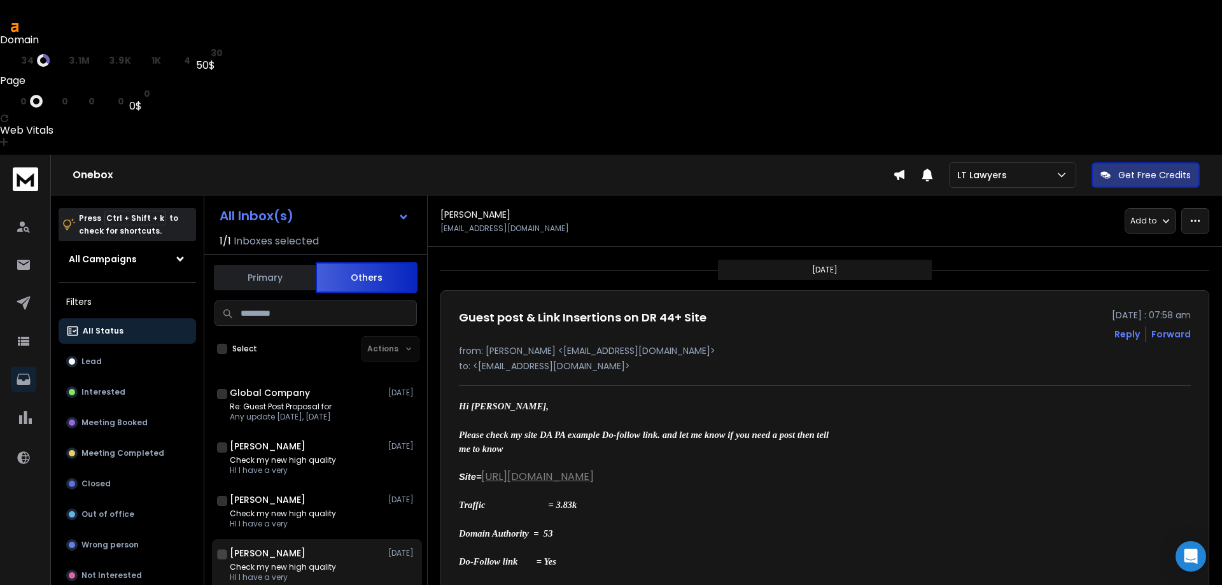
click at [308, 562] on p "Check my new high quality" at bounding box center [283, 567] width 106 height 10
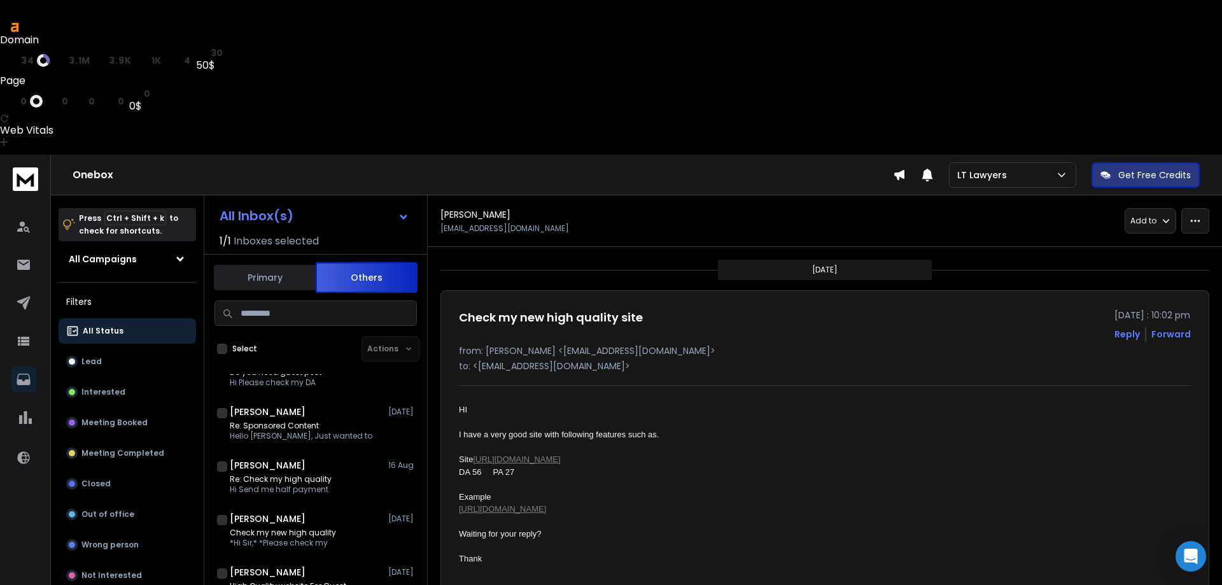
scroll to position [0, 0]
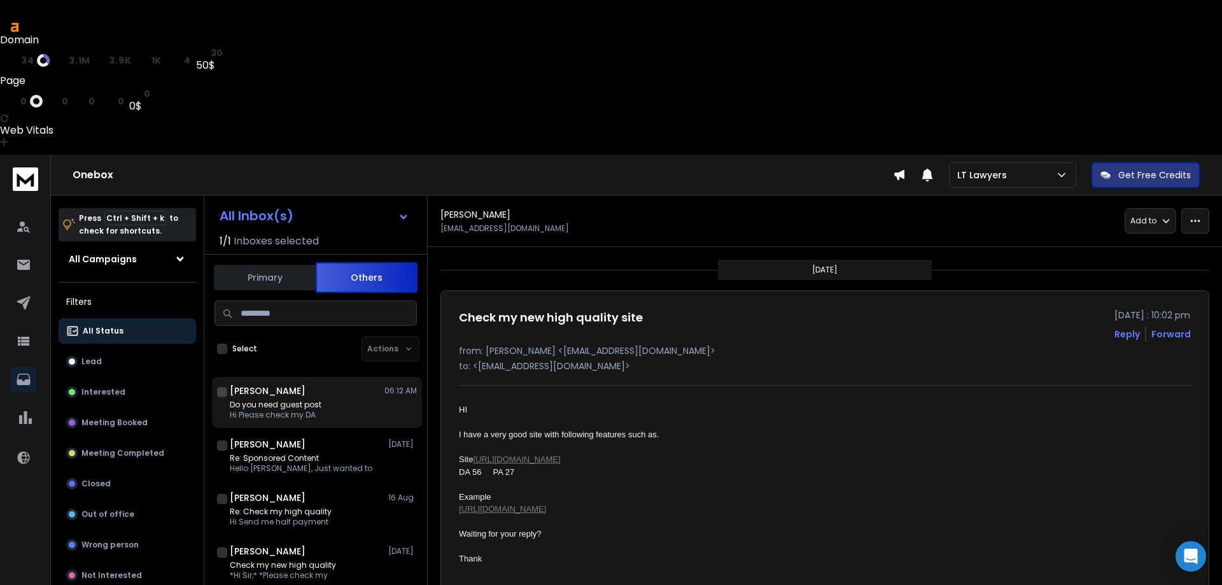
click at [342, 400] on div "Do you need guest post Hi Please check my DA" at bounding box center [323, 410] width 187 height 20
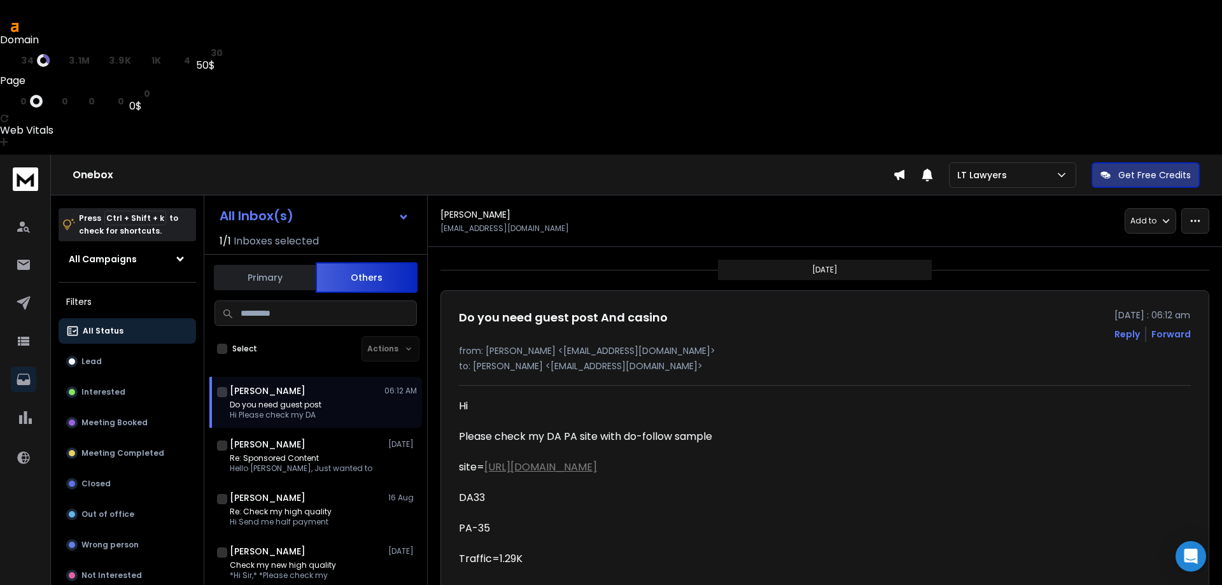
click at [783, 208] on div "Jon Boys JB jonboyslinksale@gmail.com" at bounding box center [630, 220] width 380 height 25
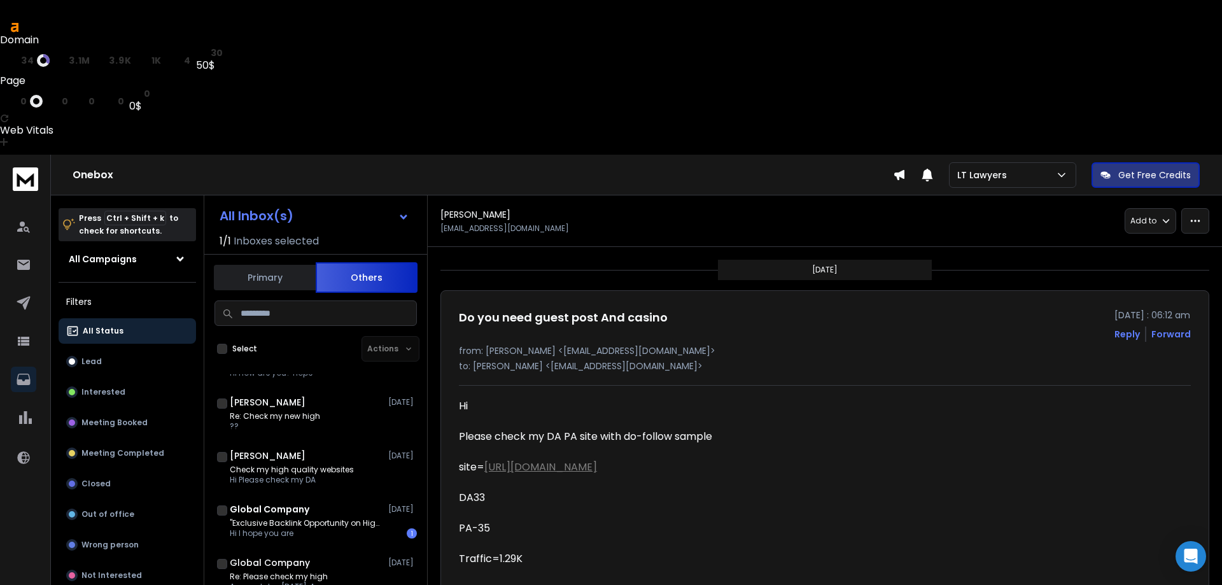
scroll to position [321, 0]
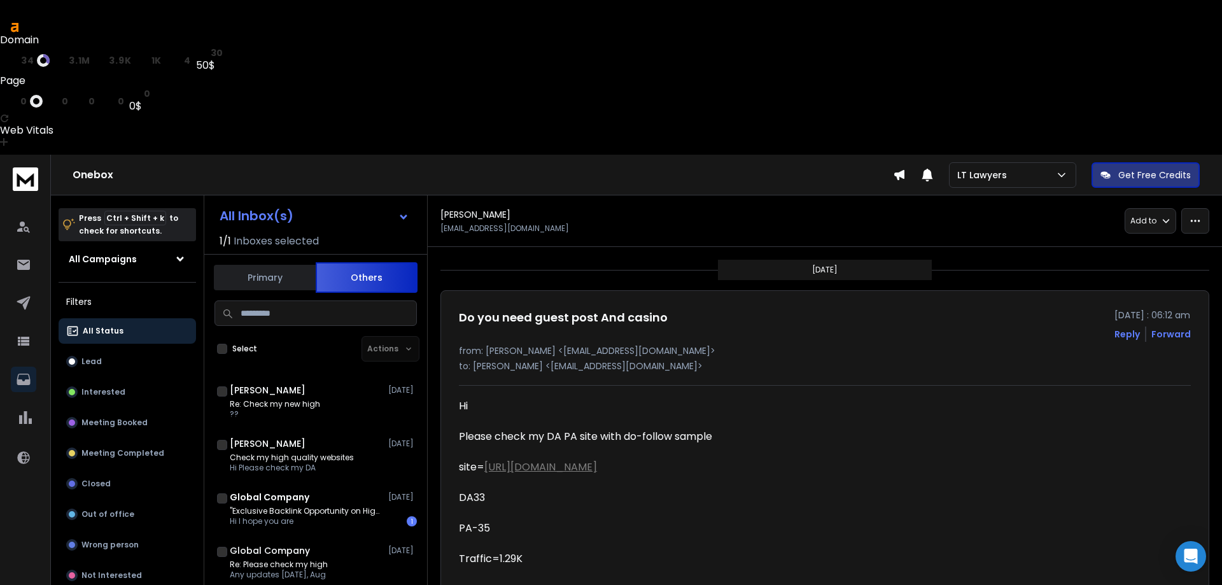
click at [31, 426] on div "H" at bounding box center [25, 447] width 51 height 585
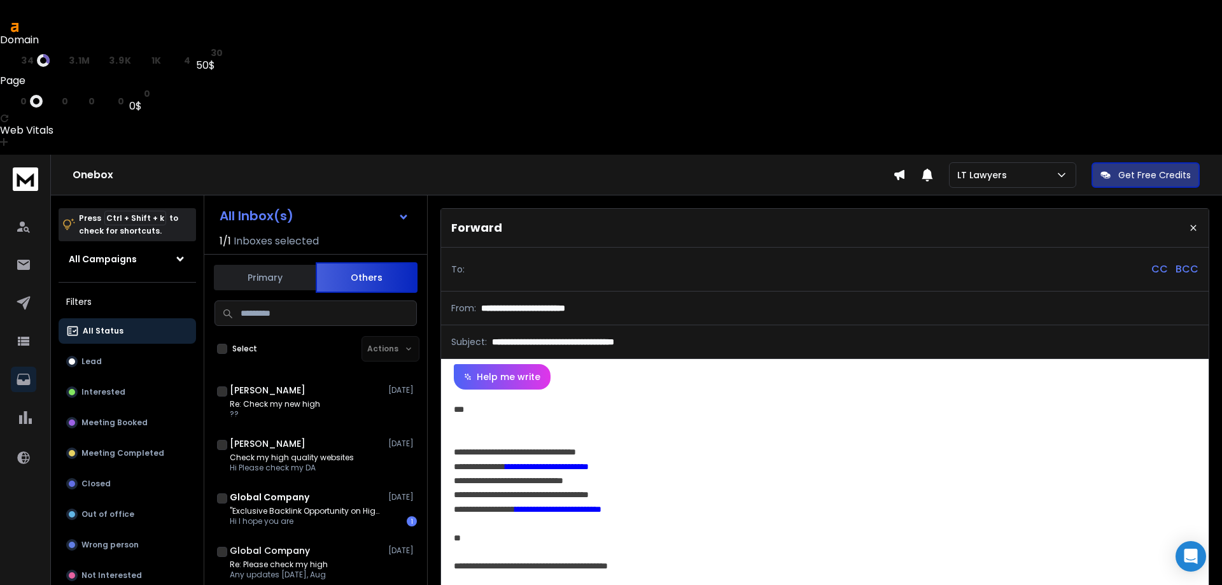
click at [1191, 225] on icon at bounding box center [1193, 228] width 6 height 6
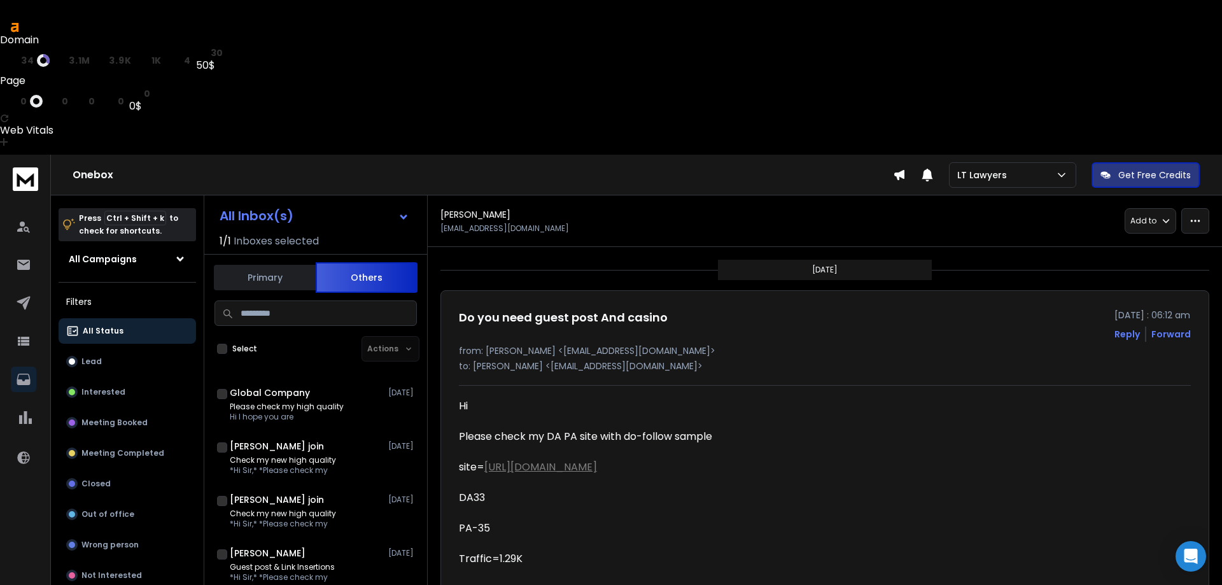
scroll to position [598, 0]
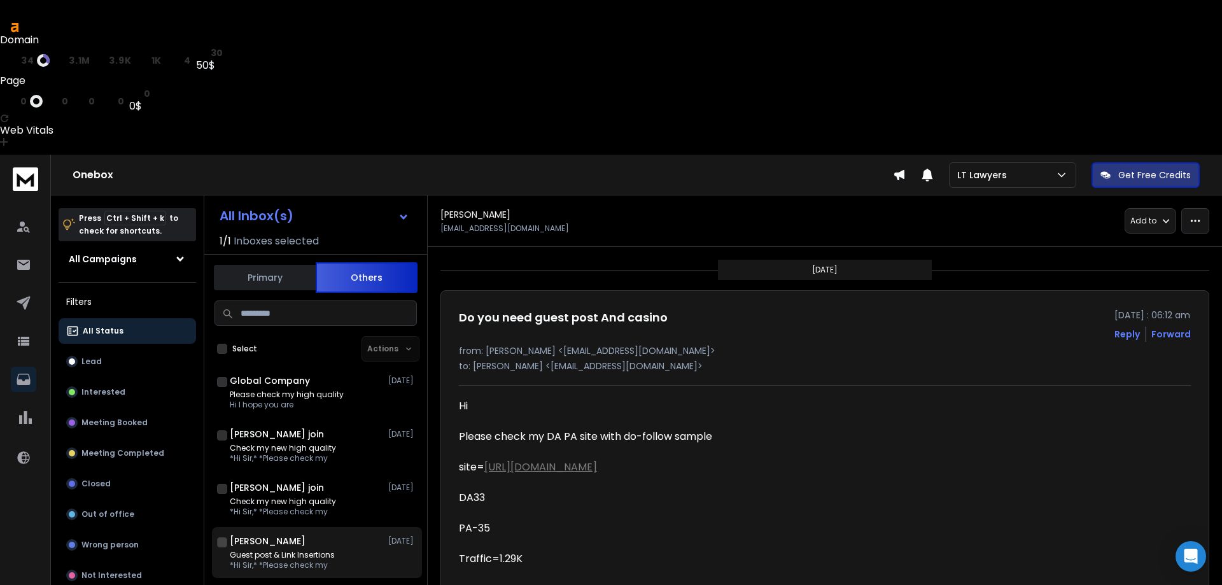
click at [323, 534] on div "Millie Falreya 31 Jul" at bounding box center [323, 540] width 187 height 13
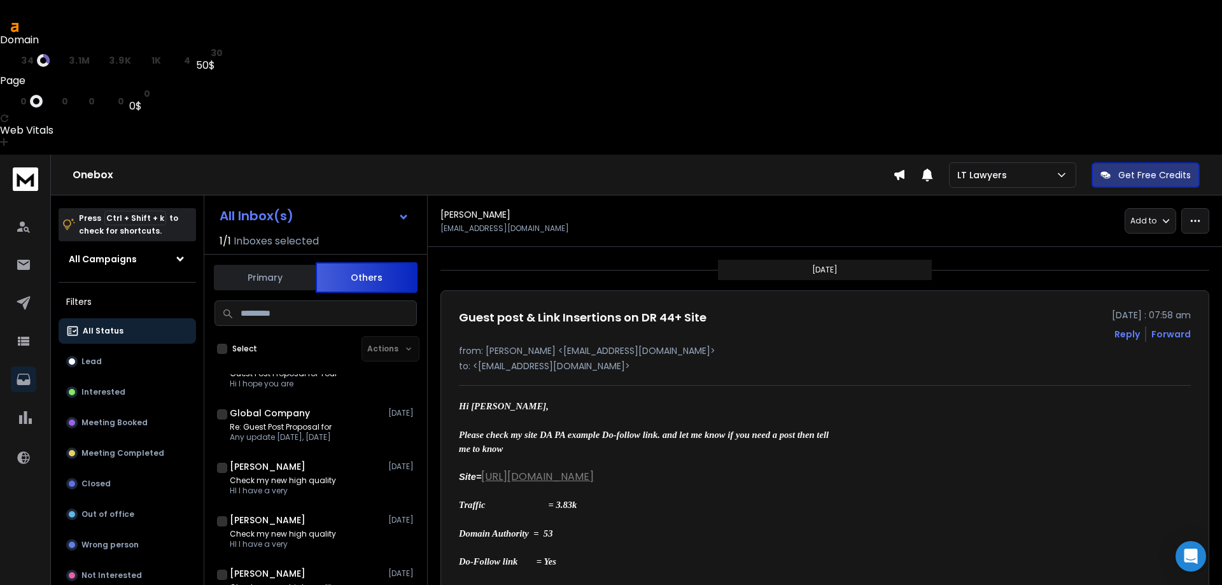
scroll to position [1009, 0]
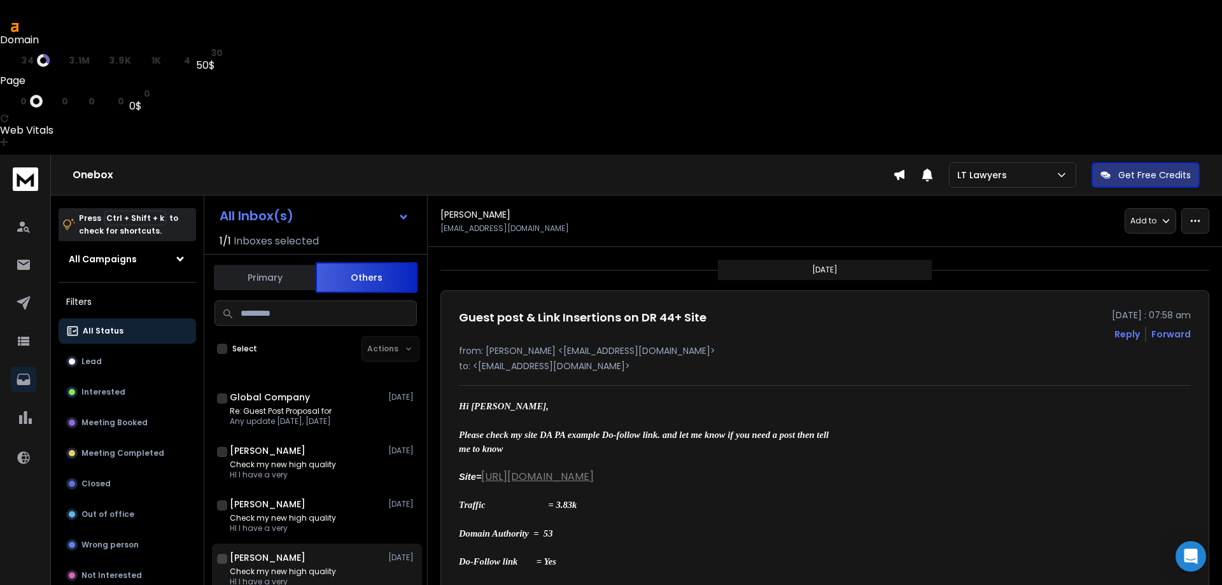
click at [308, 551] on div "Humaira Rajpoot 24 Jul Check my new high quality HI I have a very" at bounding box center [323, 569] width 187 height 36
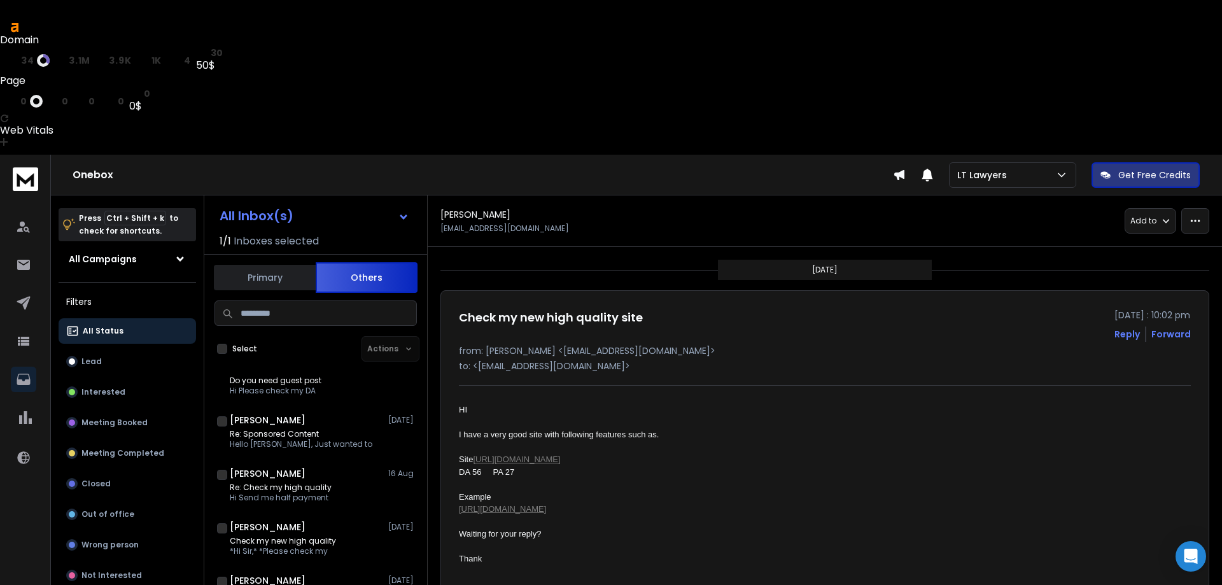
scroll to position [0, 0]
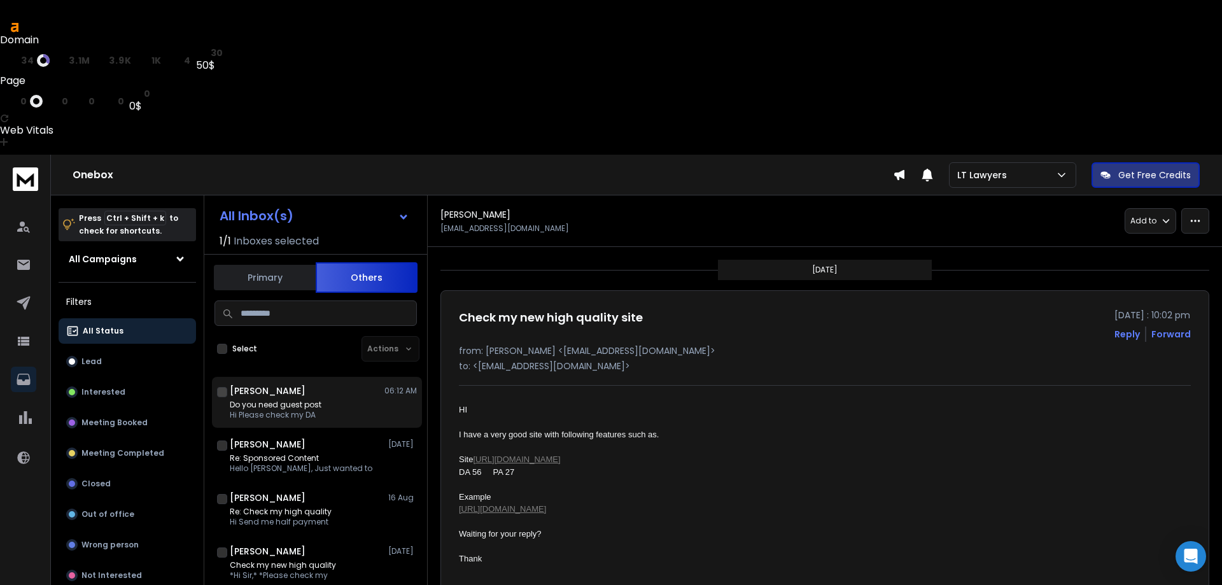
click at [342, 400] on div "Do you need guest post Hi Please check my DA" at bounding box center [323, 410] width 187 height 20
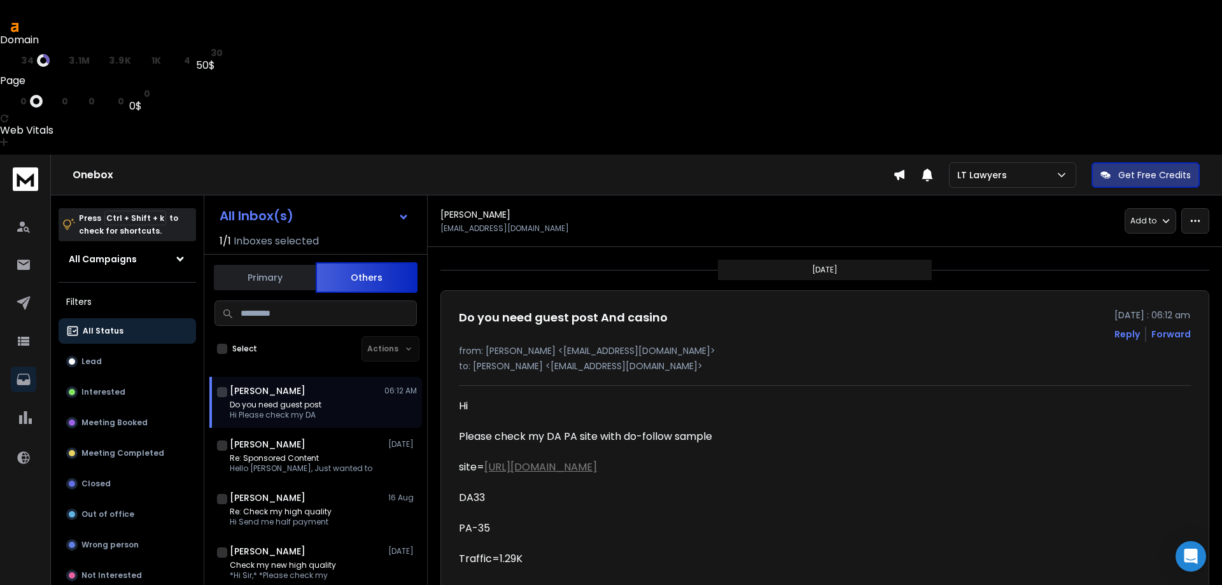
click at [783, 208] on div "Jon Boys JB jonboyslinksale@gmail.com" at bounding box center [630, 220] width 380 height 25
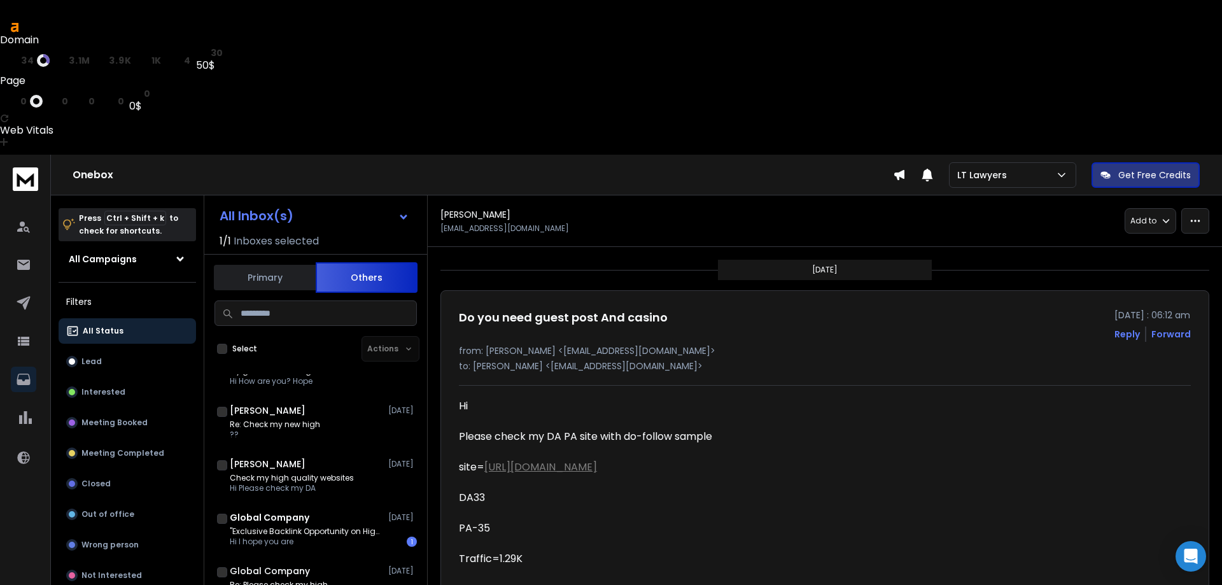
scroll to position [321, 0]
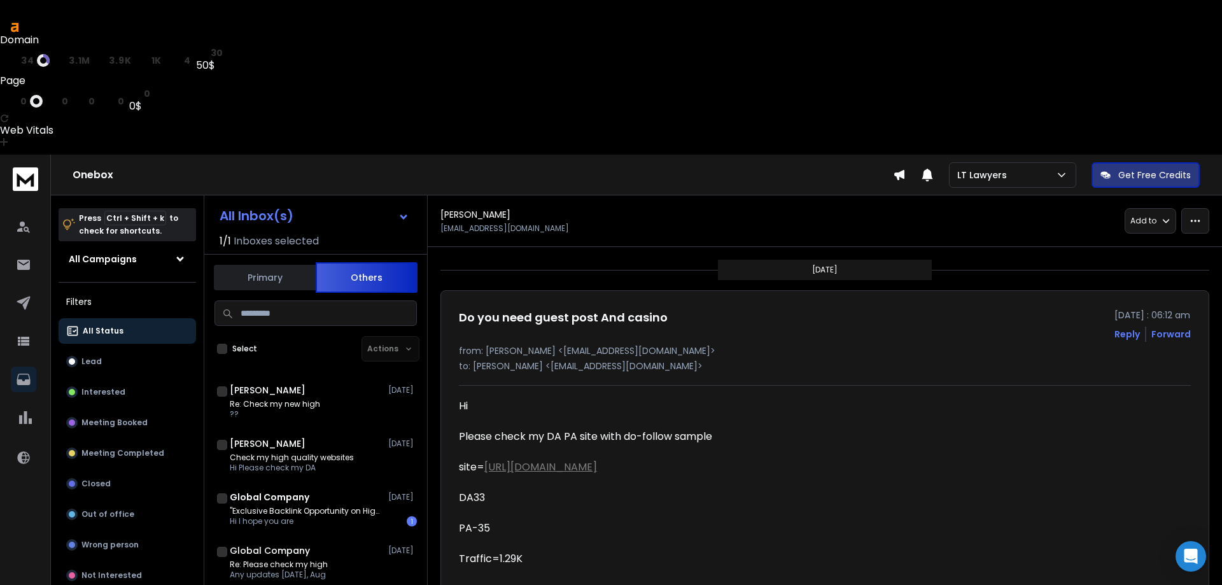
click at [31, 426] on div "H" at bounding box center [25, 447] width 51 height 585
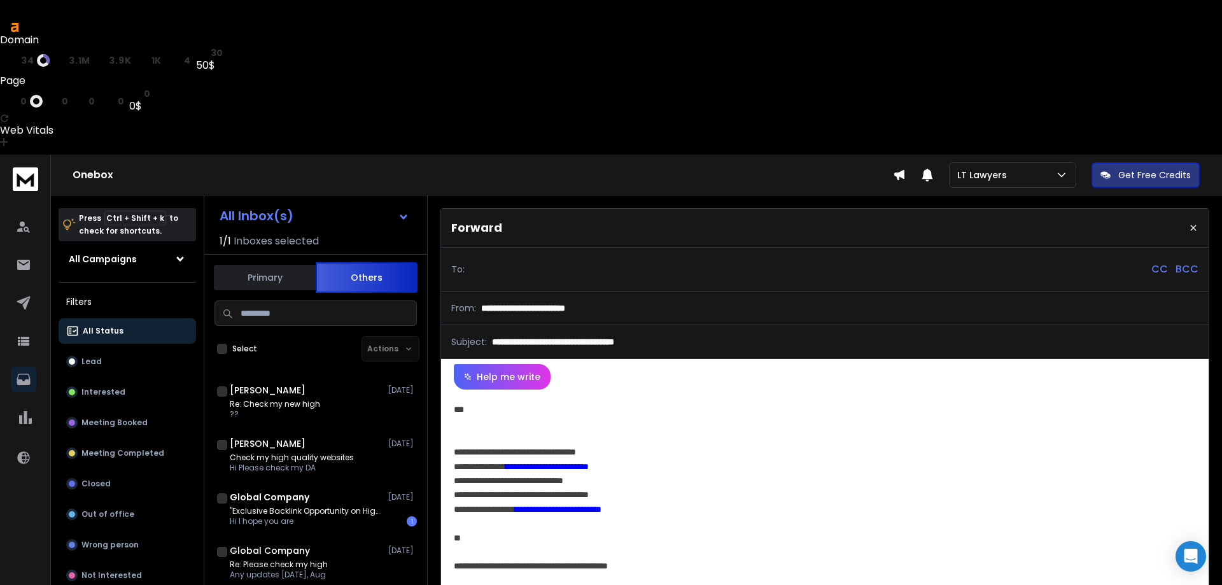
click at [1191, 225] on icon at bounding box center [1193, 228] width 6 height 6
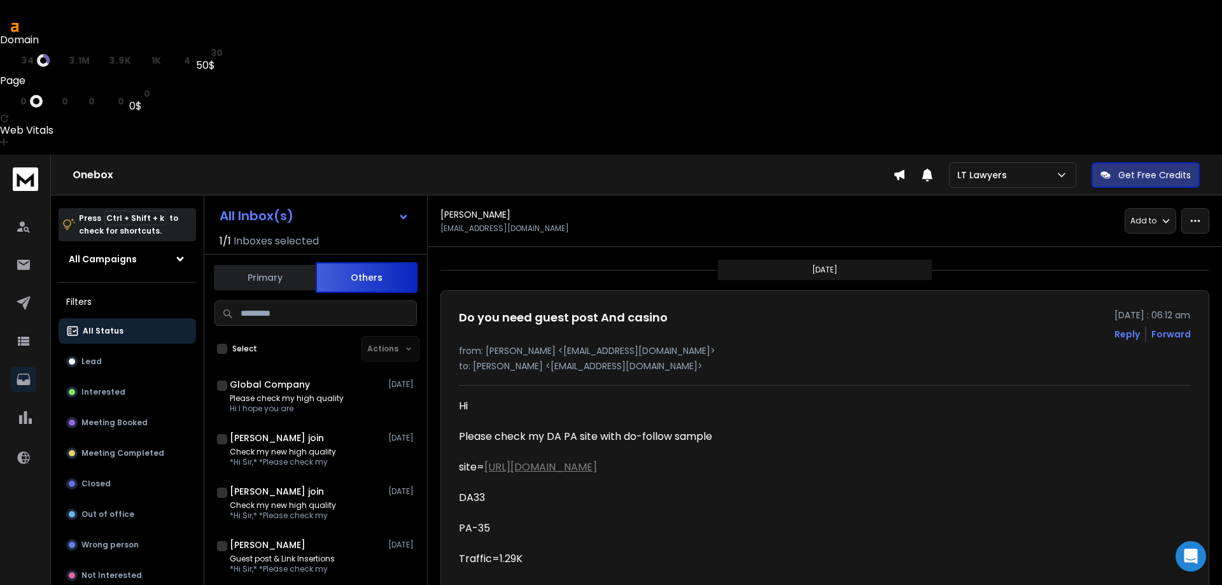
scroll to position [599, 0]
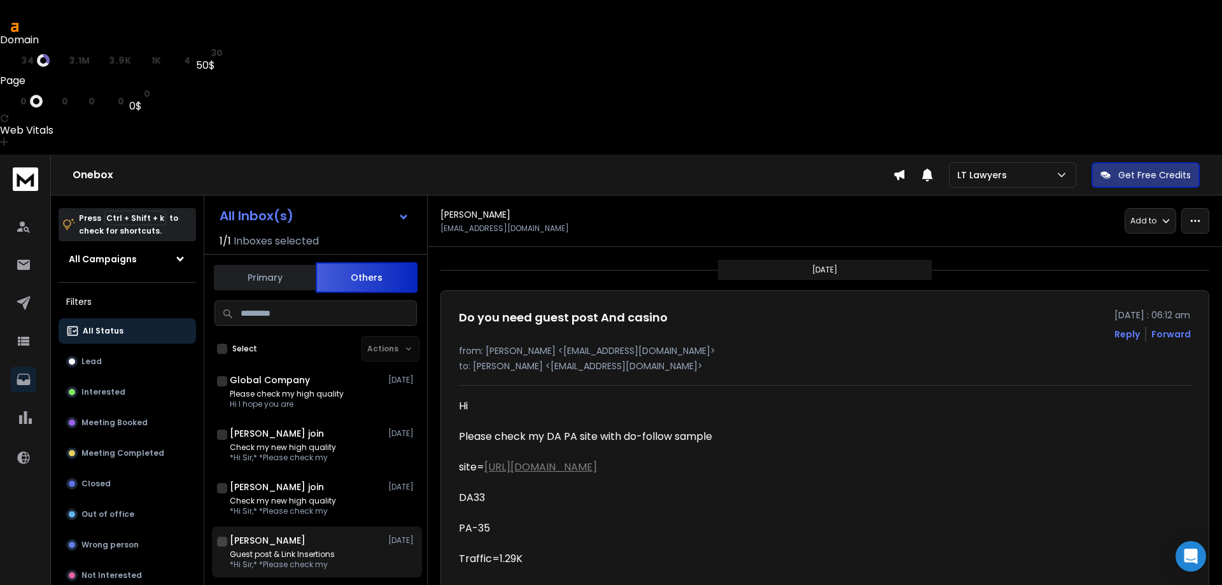
click at [323, 534] on div "Millie Falreya 31 Jul" at bounding box center [323, 540] width 187 height 13
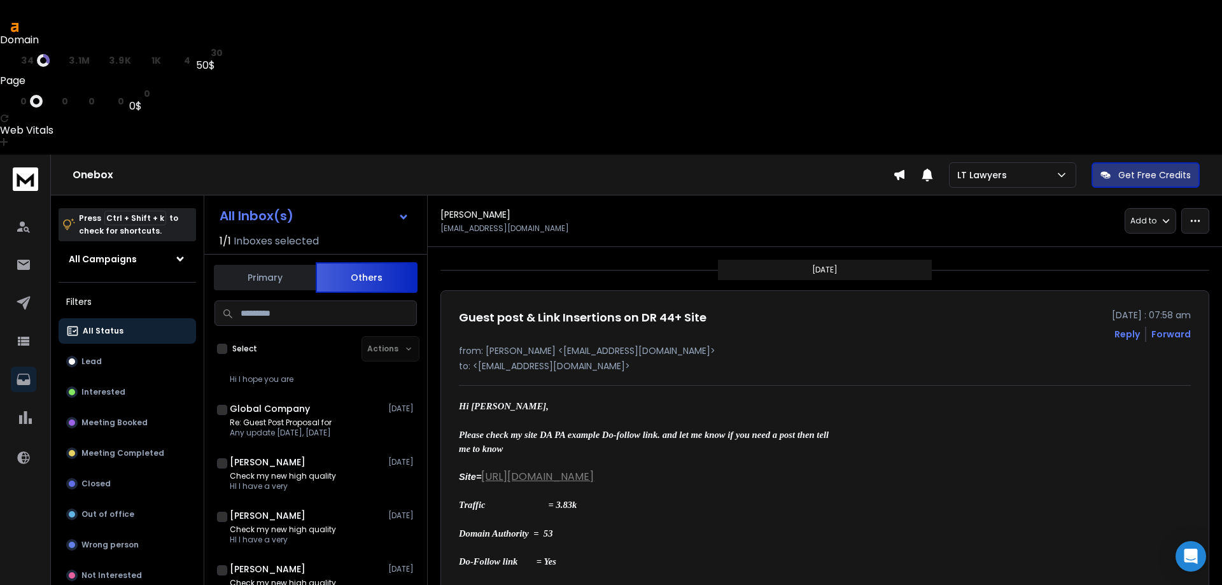
scroll to position [1014, 0]
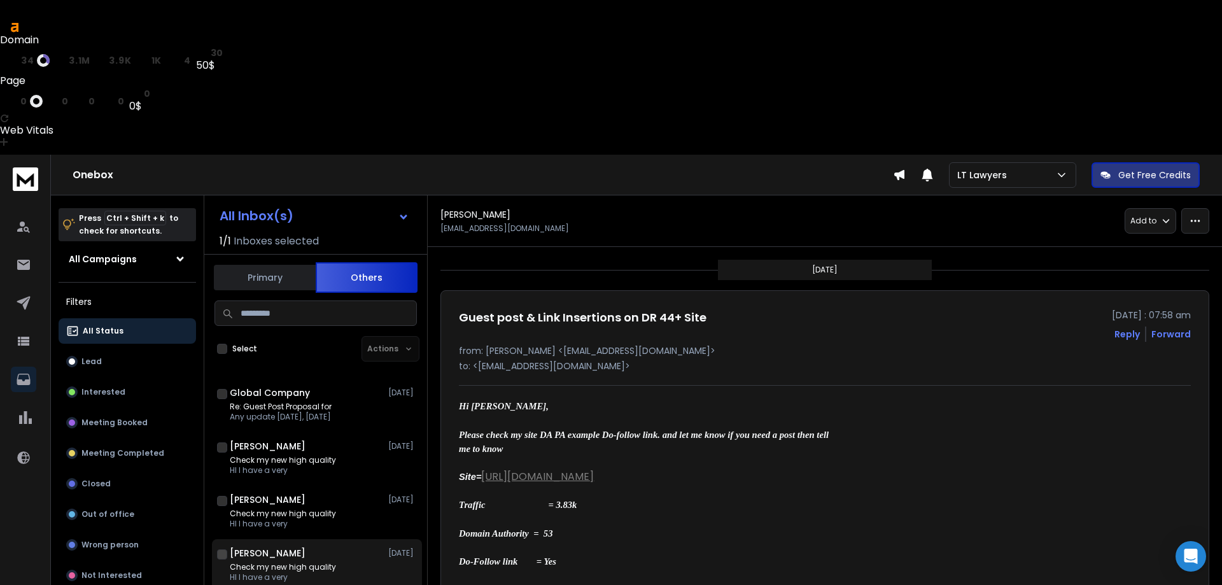
click at [308, 562] on p "Check my new high quality" at bounding box center [283, 567] width 106 height 10
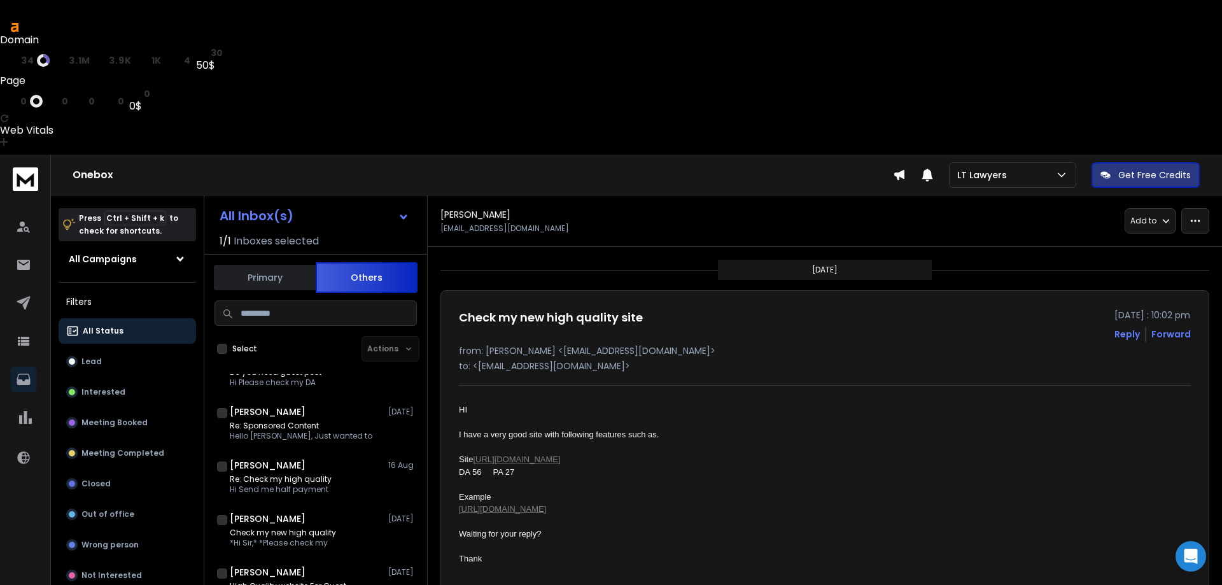
scroll to position [0, 0]
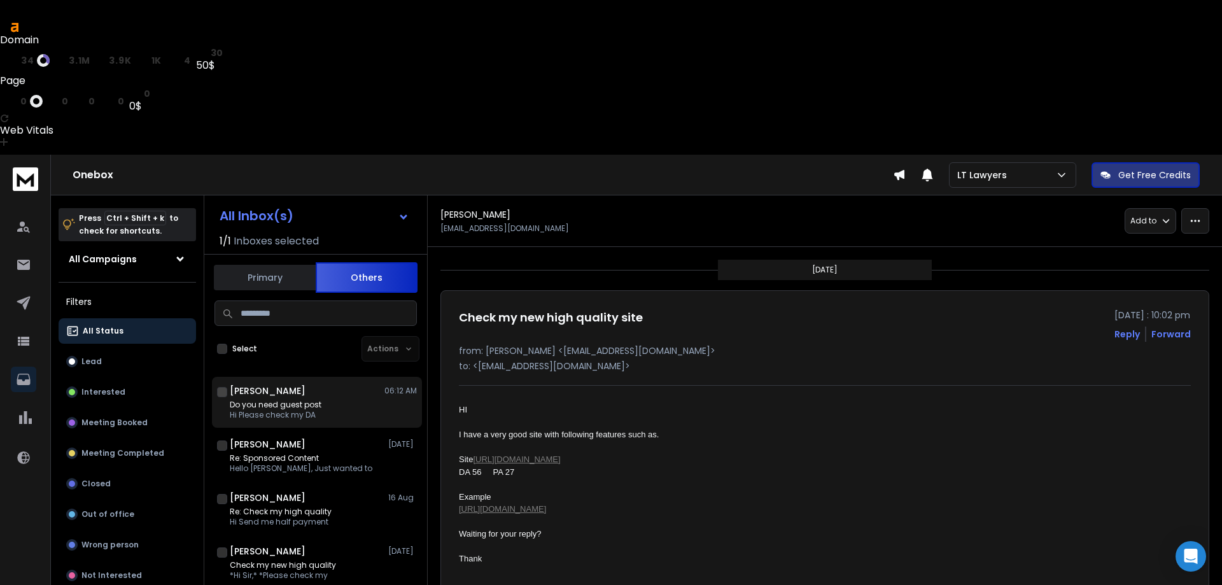
click at [342, 400] on div "Do you need guest post Hi Please check my DA" at bounding box center [323, 410] width 187 height 20
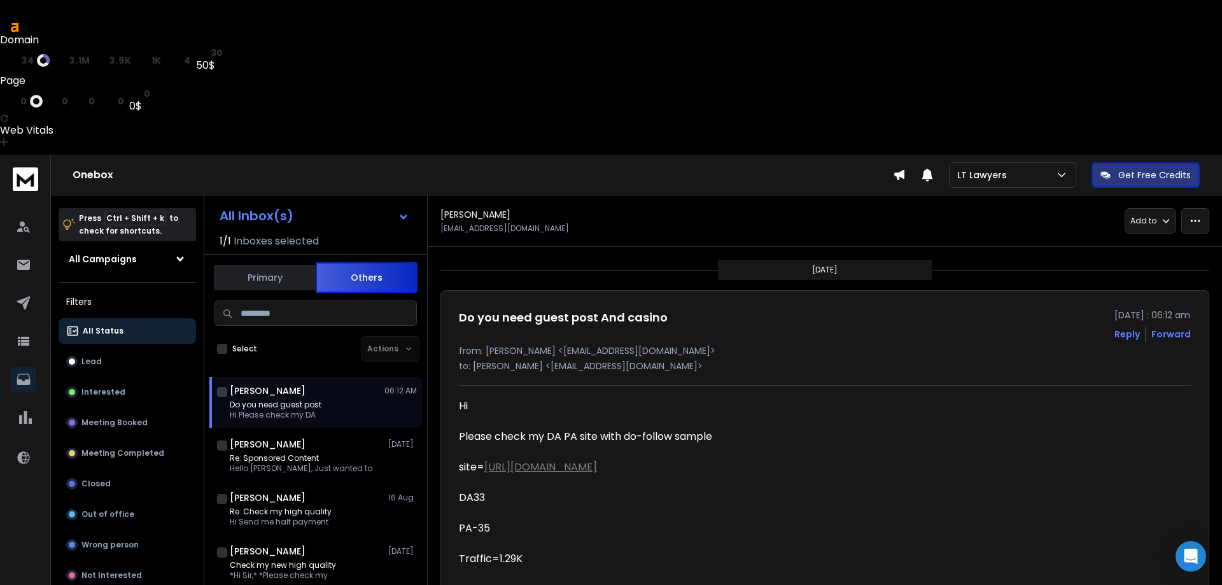
click at [783, 208] on div "Jon Boys JB jonboyslinksale@gmail.com" at bounding box center [630, 220] width 380 height 25
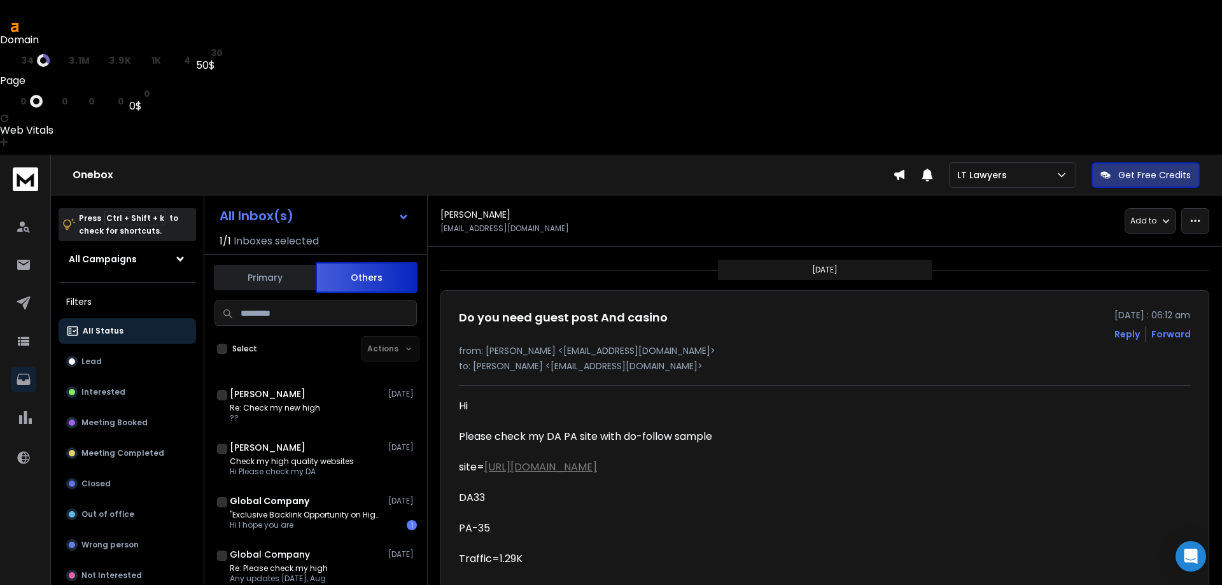
scroll to position [321, 0]
click at [31, 426] on div "H" at bounding box center [25, 447] width 51 height 585
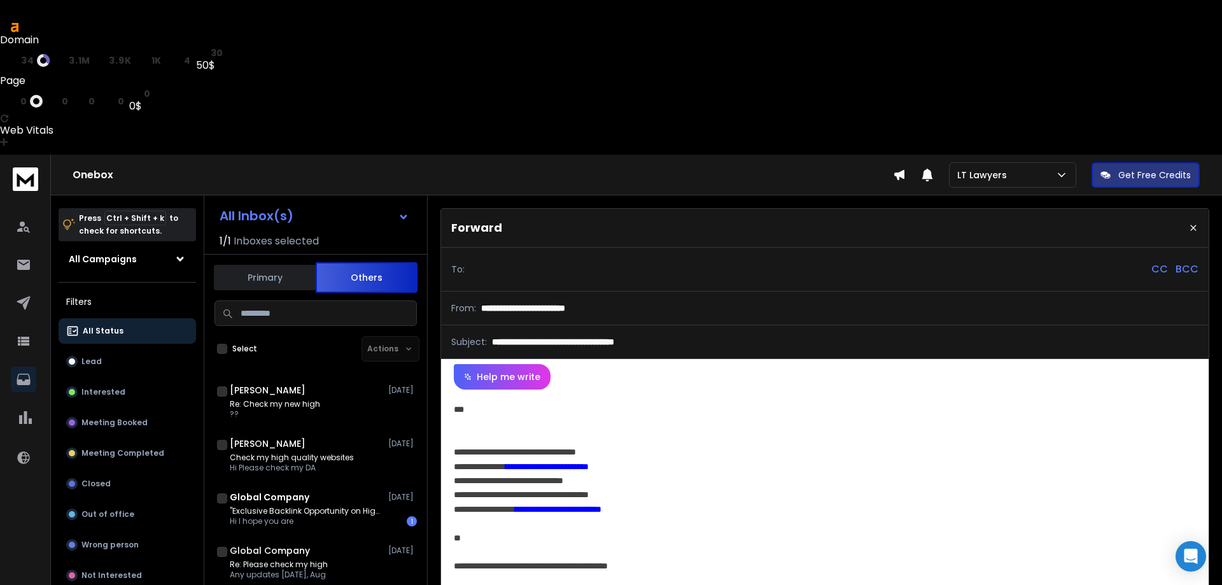
click at [1191, 225] on icon at bounding box center [1193, 228] width 6 height 6
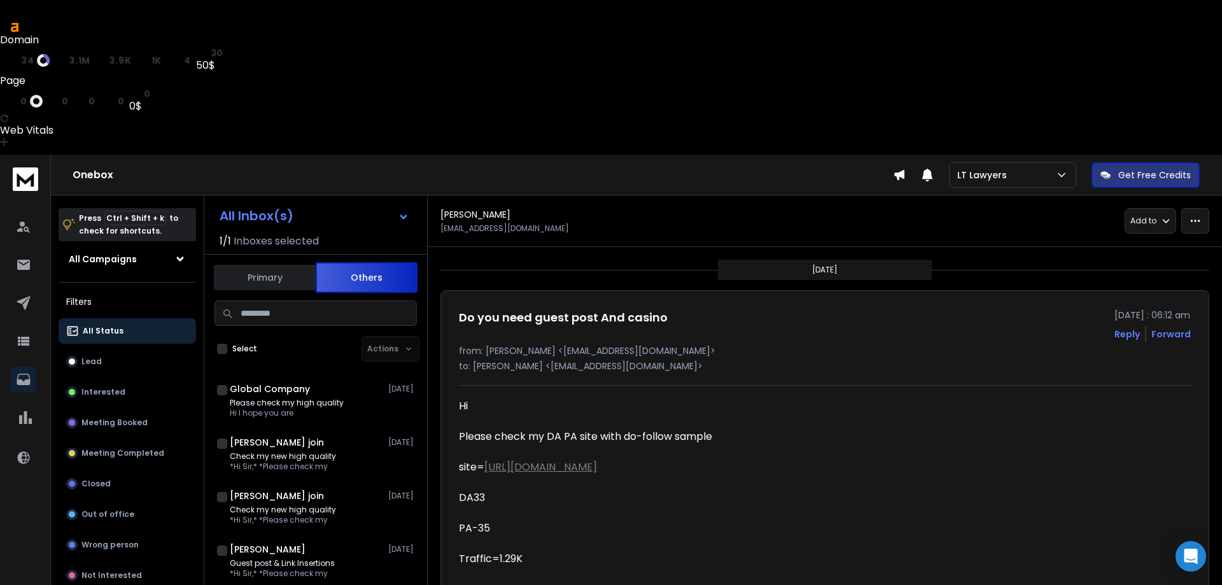
scroll to position [599, 0]
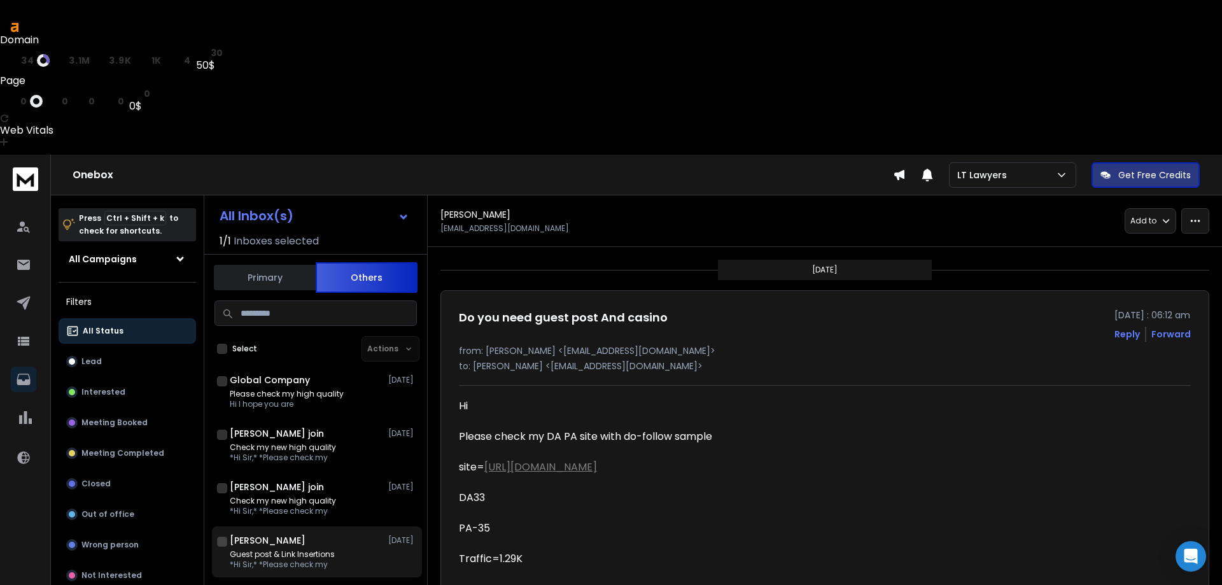
click at [323, 534] on div "Millie Falreya 31 Jul" at bounding box center [323, 540] width 187 height 13
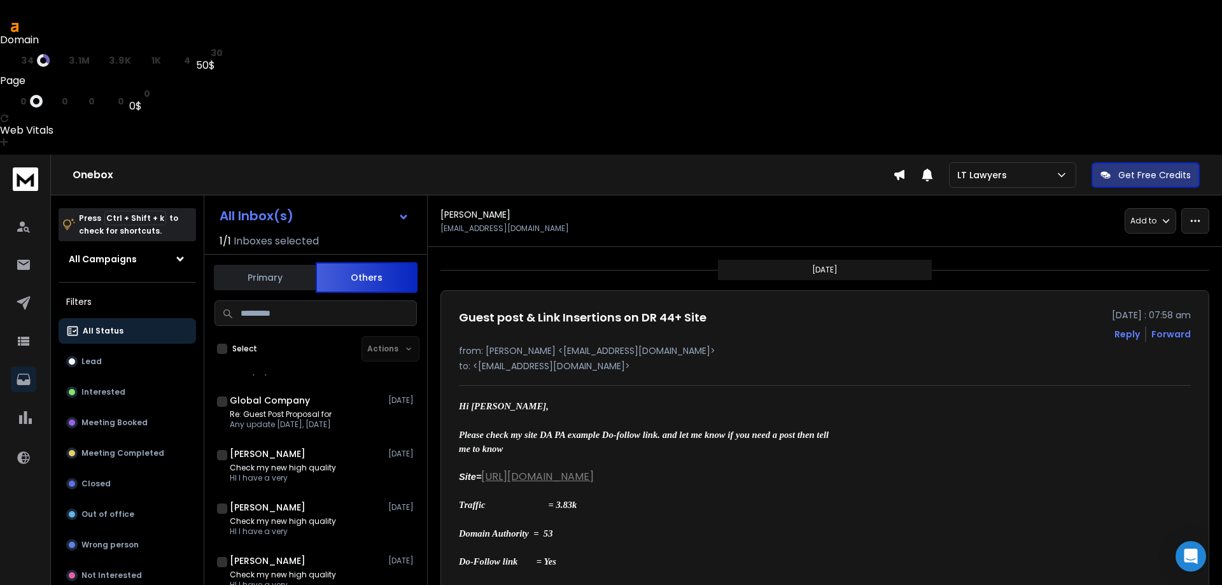
scroll to position [1014, 0]
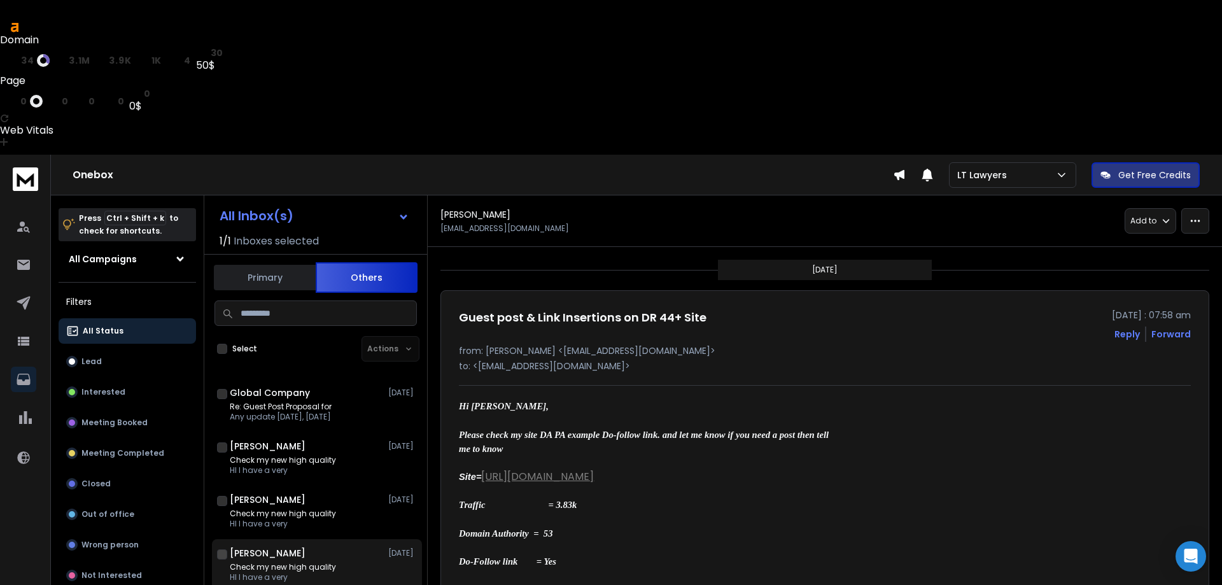
click at [308, 562] on p "Check my new high quality" at bounding box center [283, 567] width 106 height 10
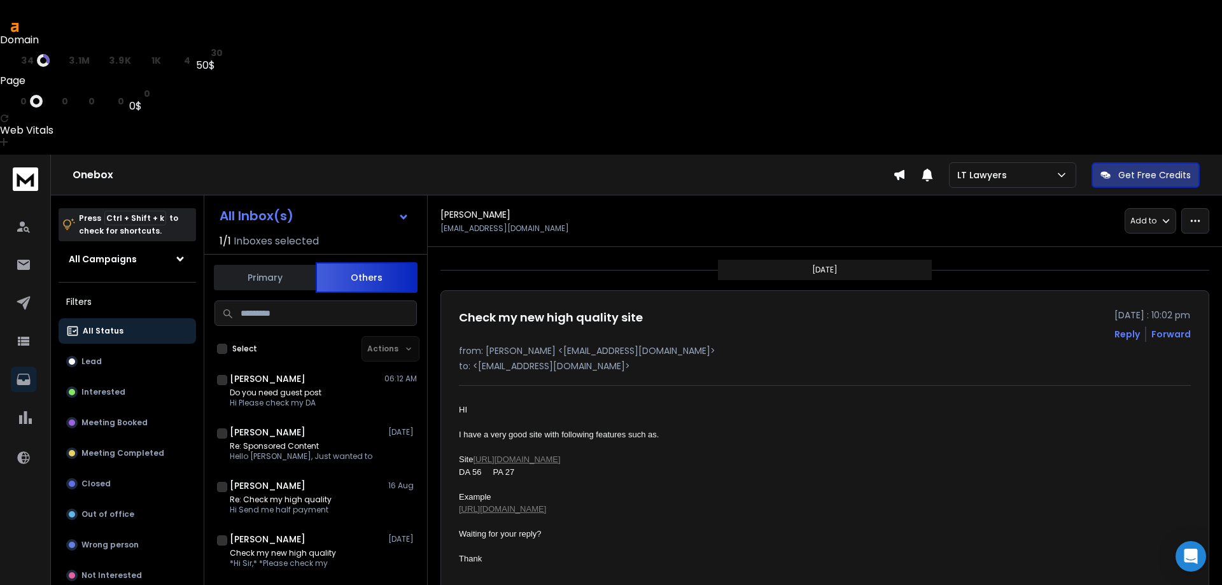
scroll to position [0, 0]
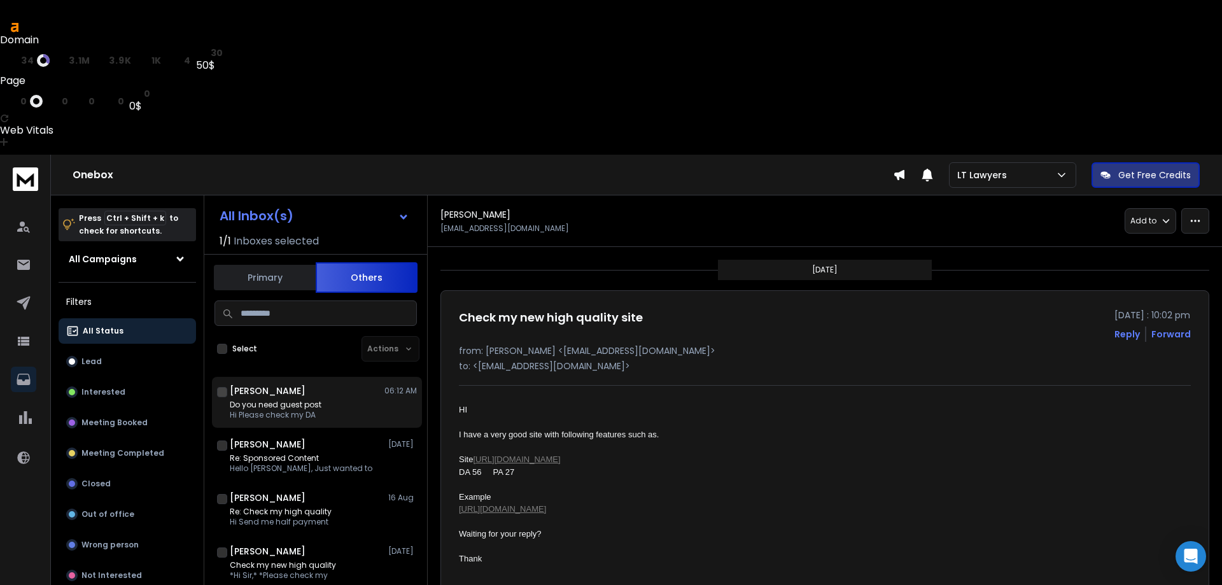
click at [342, 400] on div "Do you need guest post Hi Please check my DA" at bounding box center [323, 410] width 187 height 20
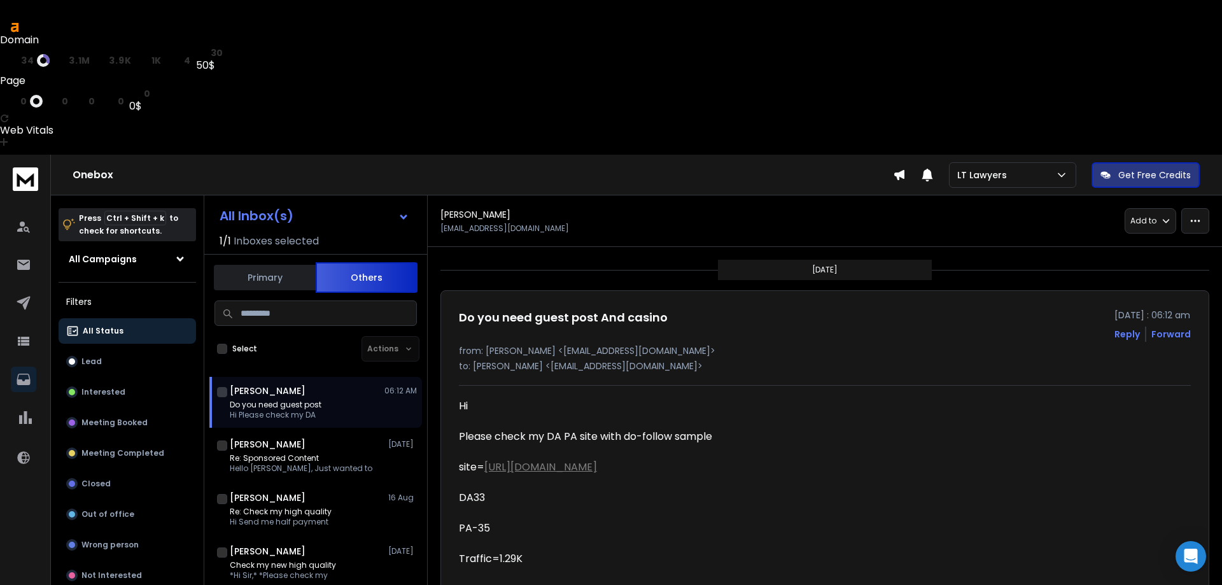
click at [783, 208] on div "Jon Boys JB jonboyslinksale@gmail.com" at bounding box center [630, 220] width 380 height 25
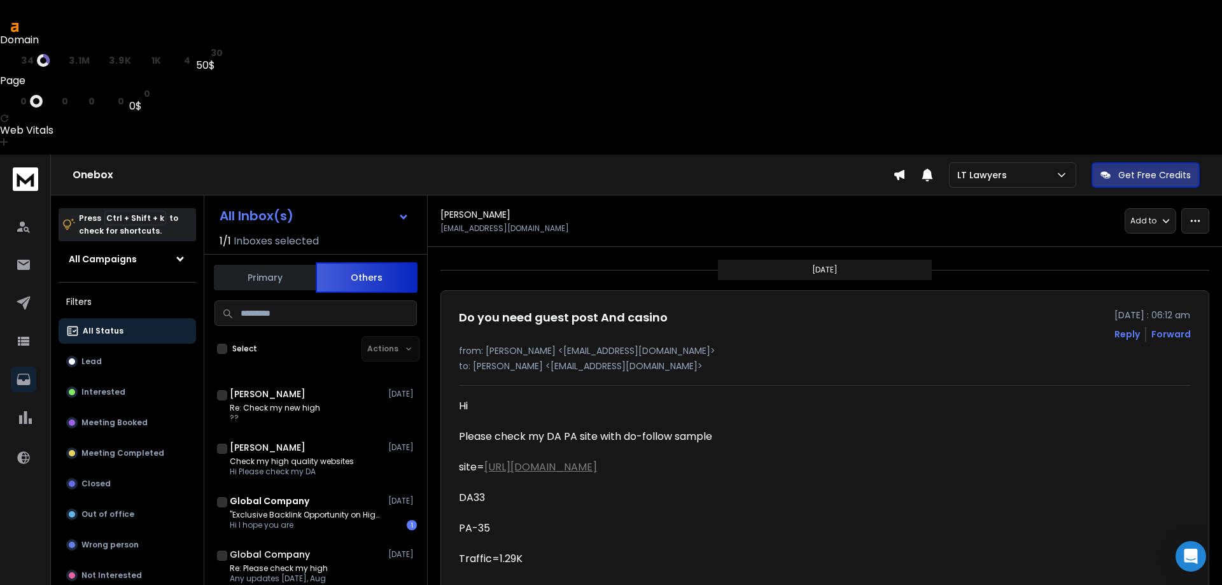
scroll to position [321, 0]
click at [31, 426] on div "H" at bounding box center [25, 447] width 51 height 585
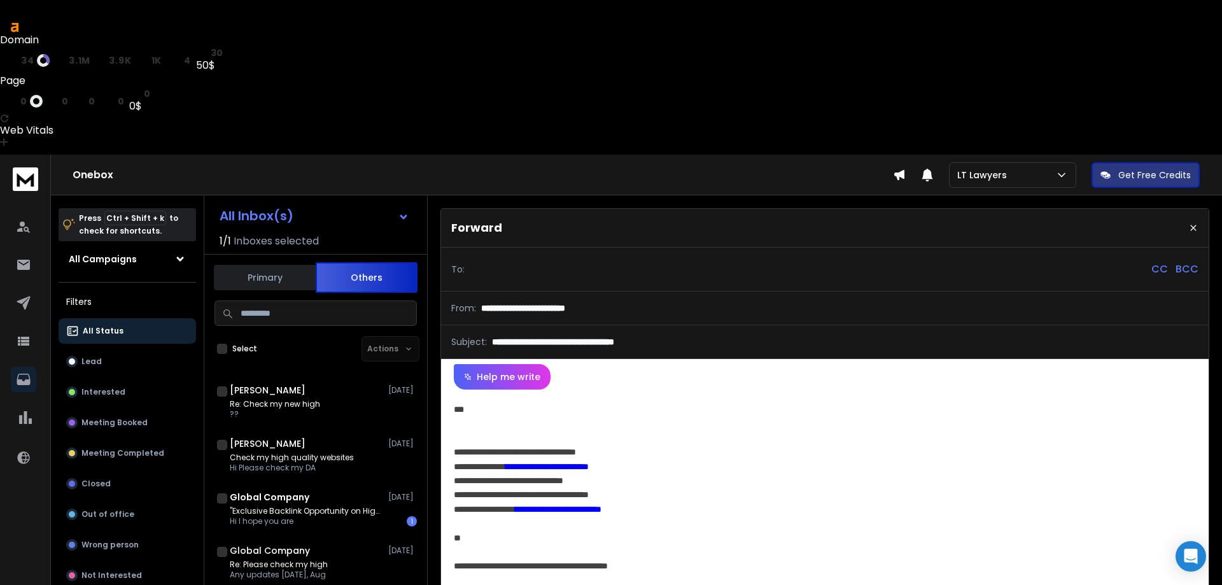
click at [1191, 225] on icon at bounding box center [1193, 228] width 6 height 6
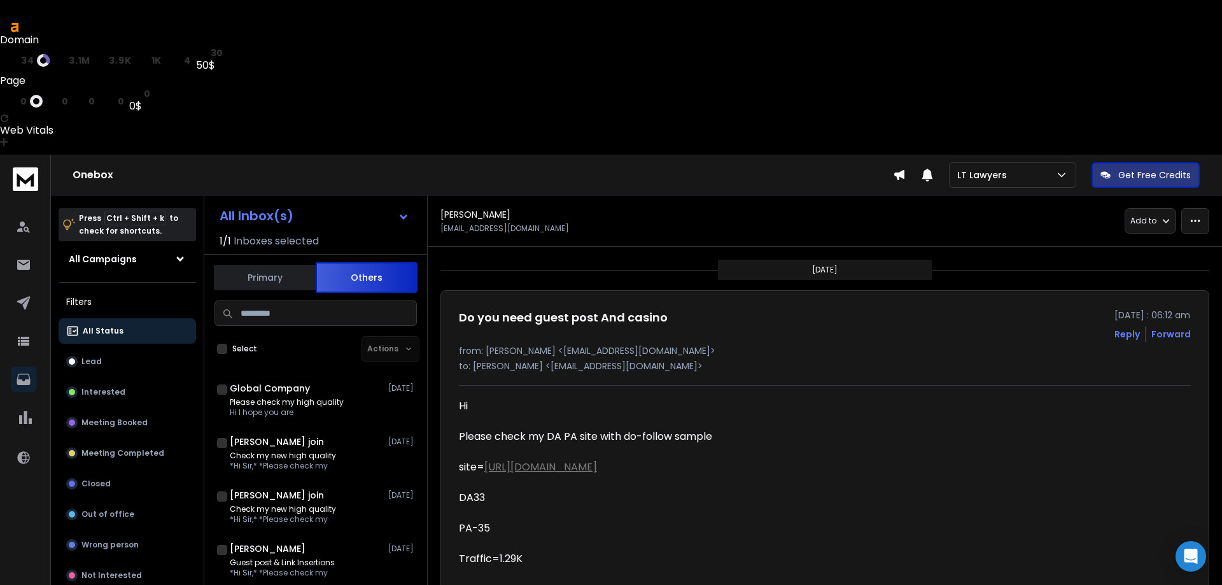
scroll to position [599, 0]
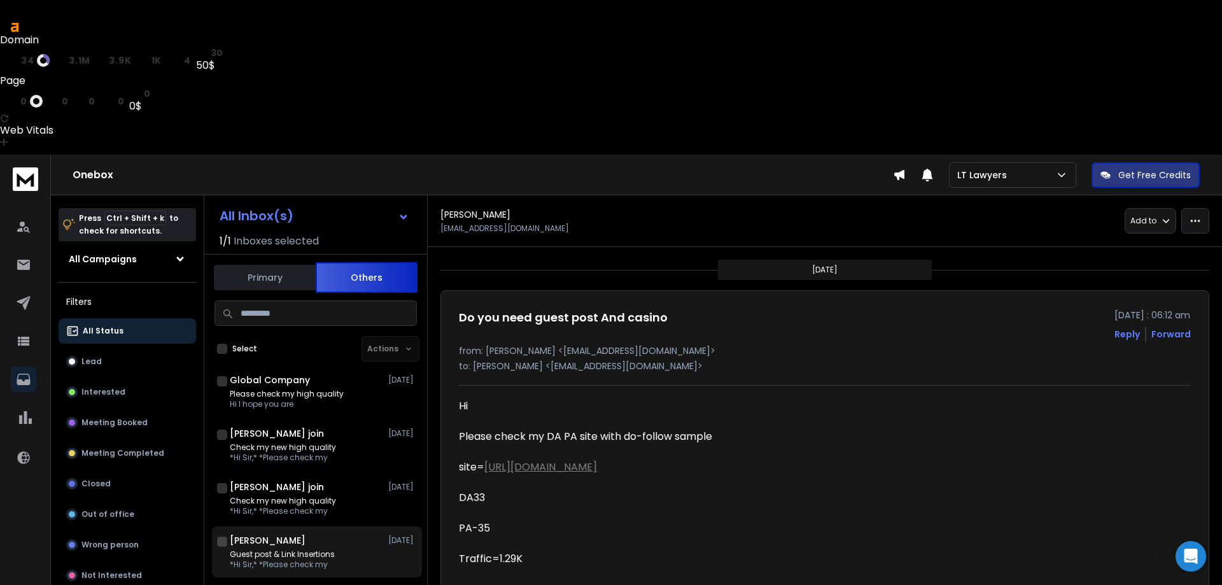
click at [323, 534] on div "Millie Falreya 31 Jul" at bounding box center [323, 540] width 187 height 13
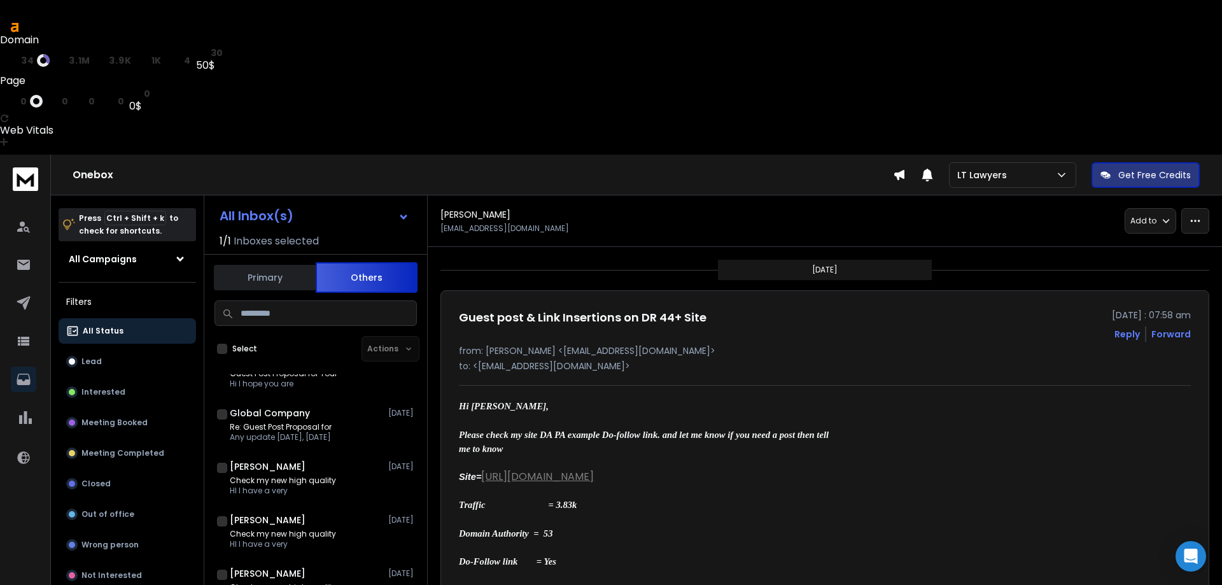
scroll to position [1014, 0]
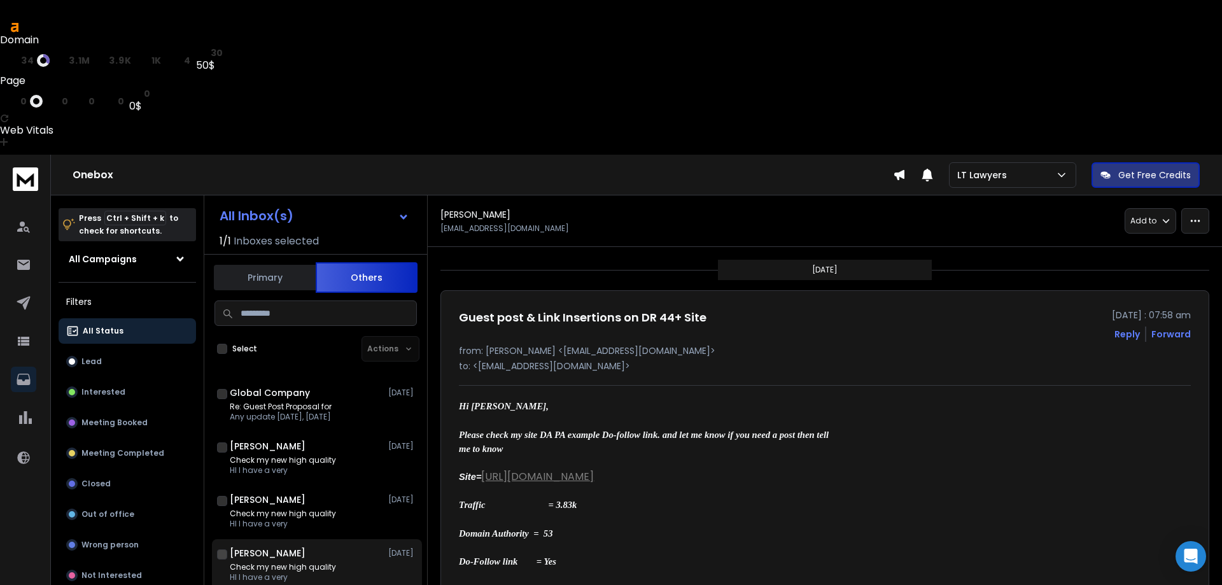
click at [308, 562] on p "Check my new high quality" at bounding box center [283, 567] width 106 height 10
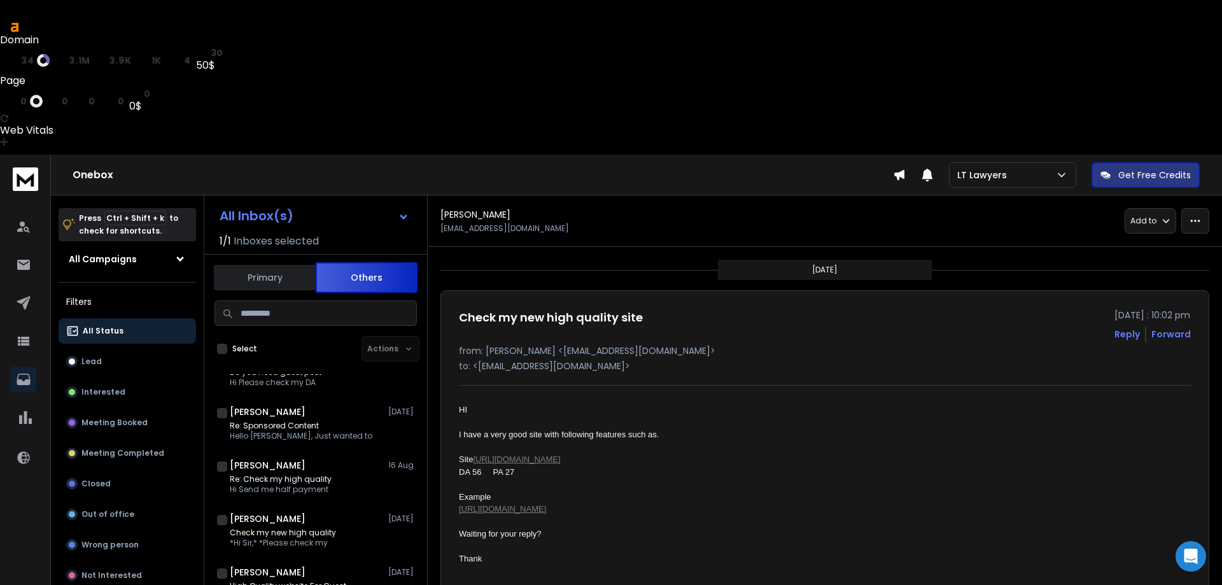
scroll to position [0, 0]
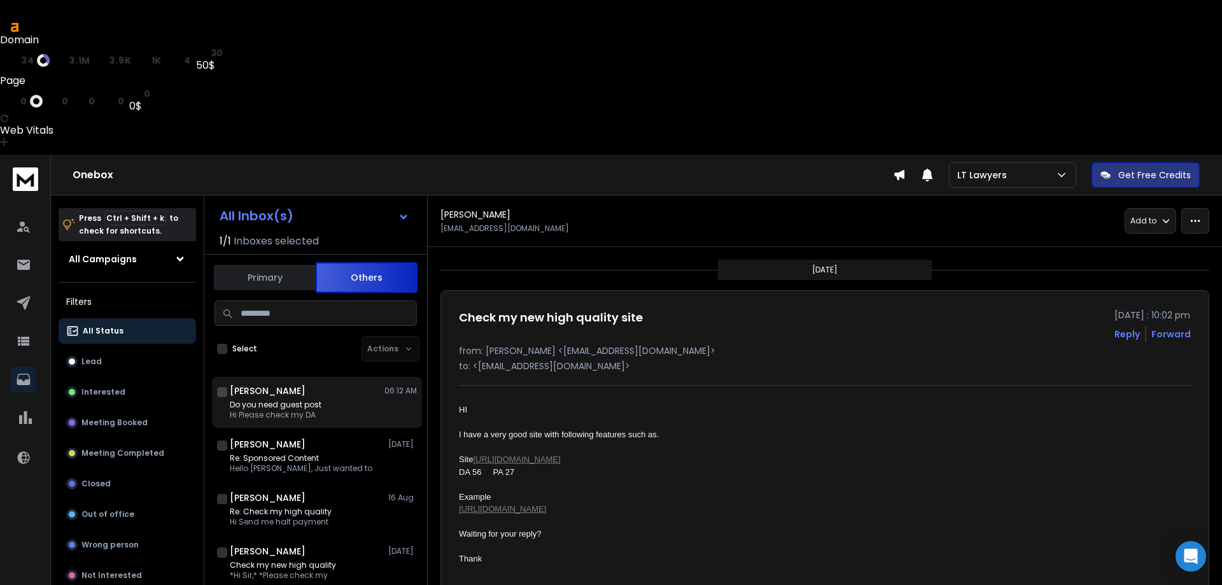
click at [342, 400] on div "Do you need guest post Hi Please check my DA" at bounding box center [323, 410] width 187 height 20
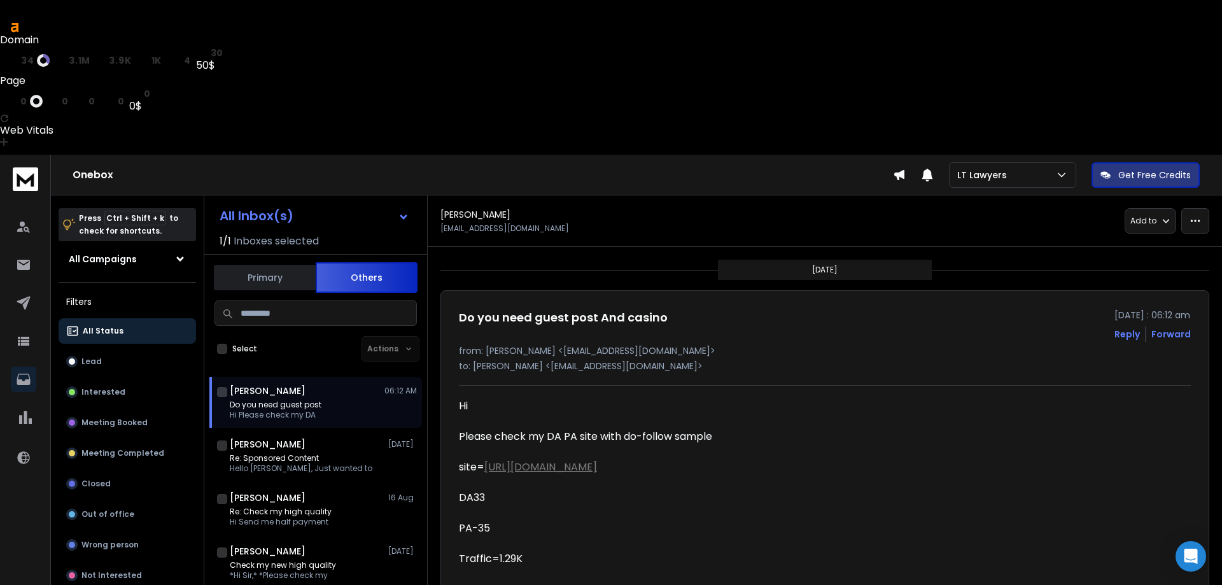
click at [783, 208] on div "Jon Boys JB jonboyslinksale@gmail.com" at bounding box center [630, 220] width 380 height 25
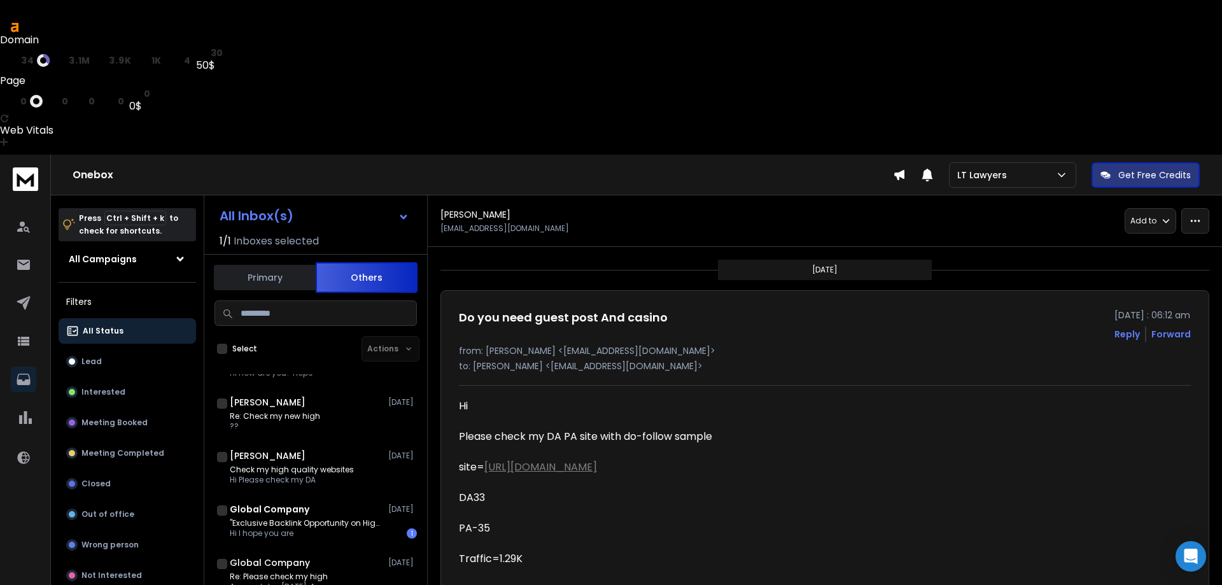
scroll to position [321, 0]
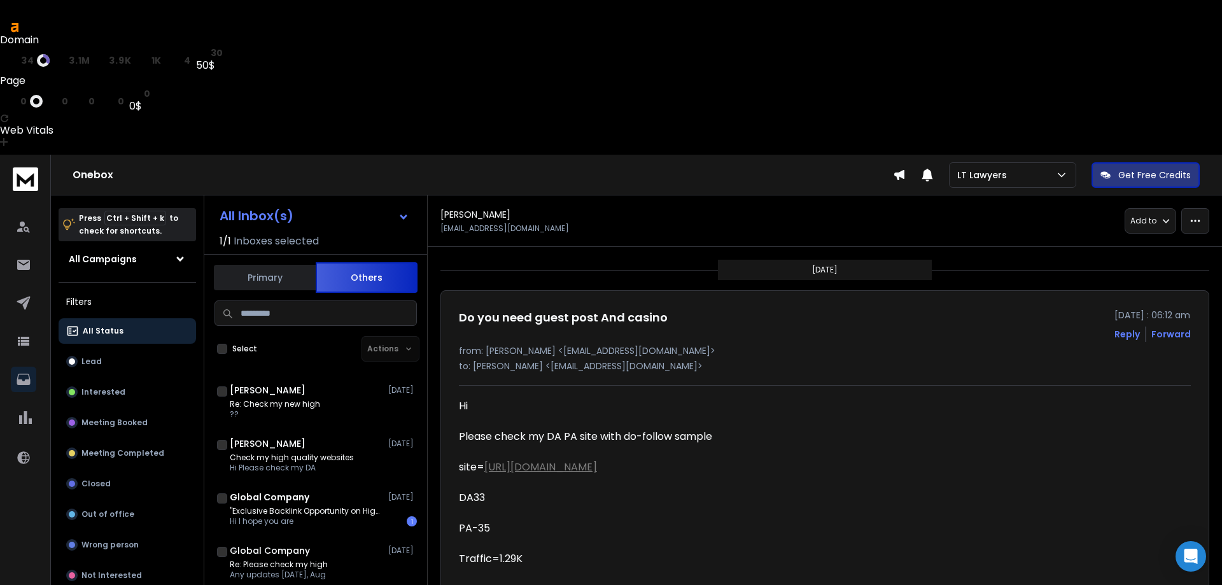
click at [31, 426] on div "H" at bounding box center [25, 447] width 51 height 585
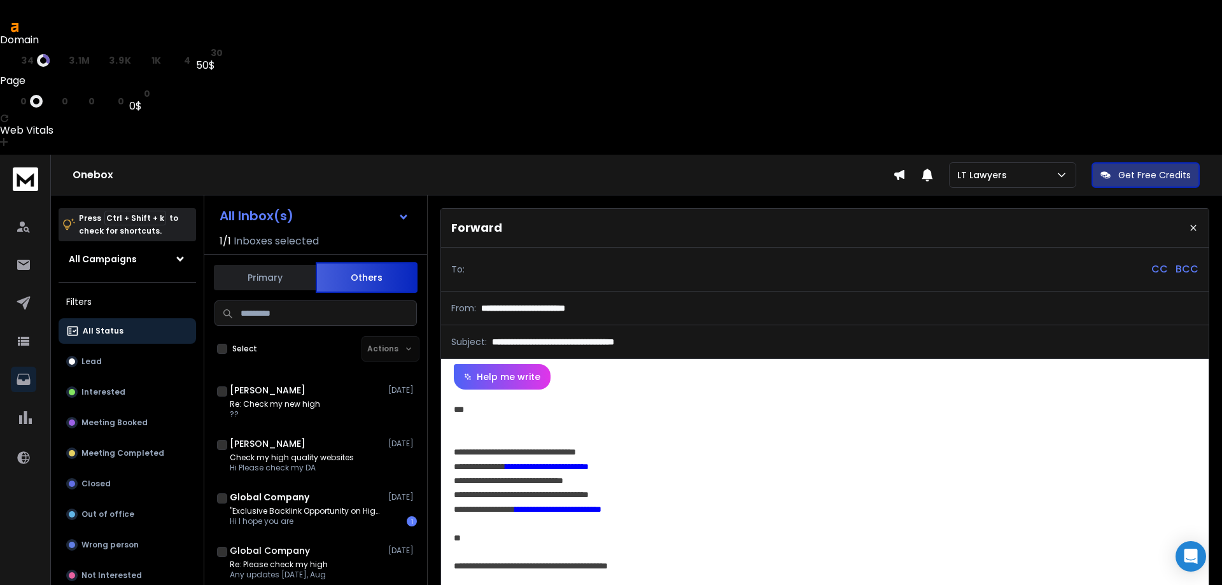
click at [1191, 225] on icon at bounding box center [1193, 228] width 6 height 6
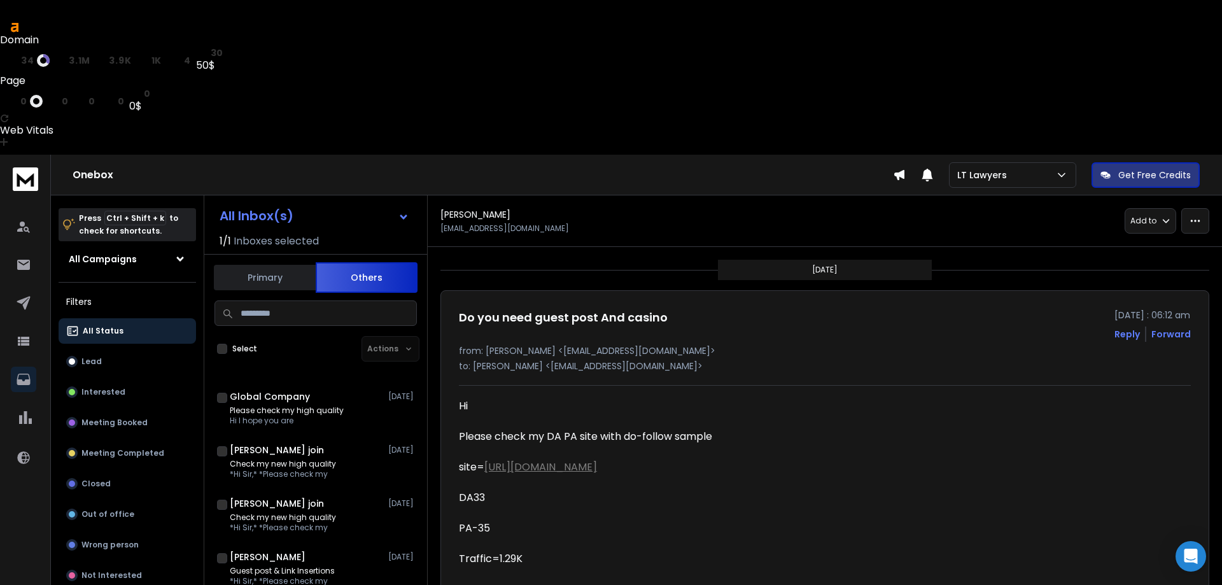
scroll to position [599, 0]
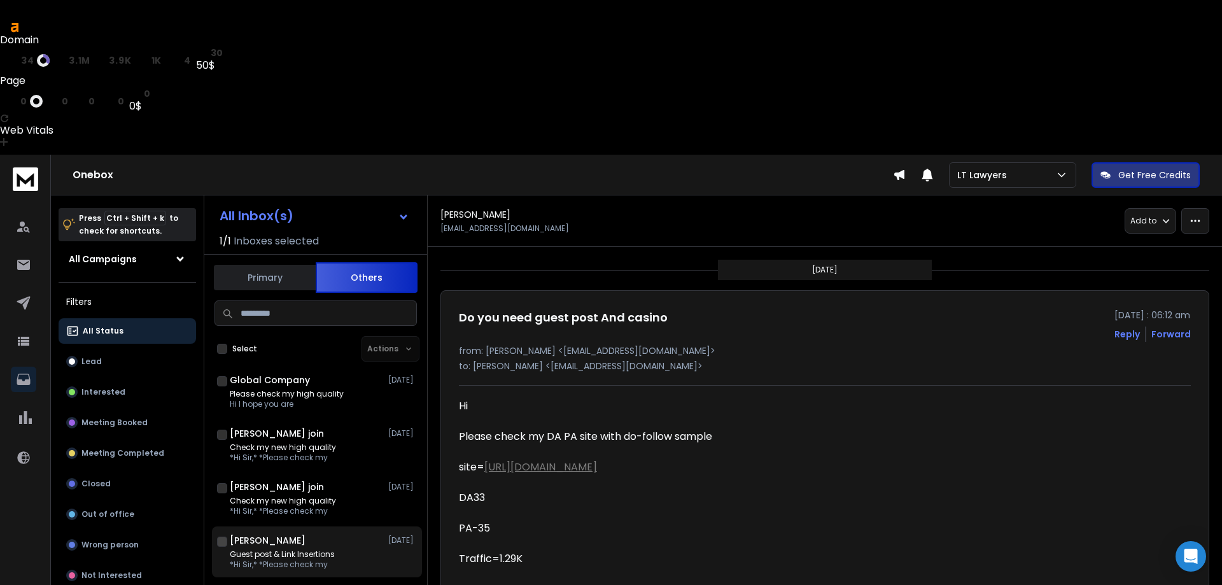
click at [323, 534] on div "Millie Falreya 31 Jul" at bounding box center [323, 540] width 187 height 13
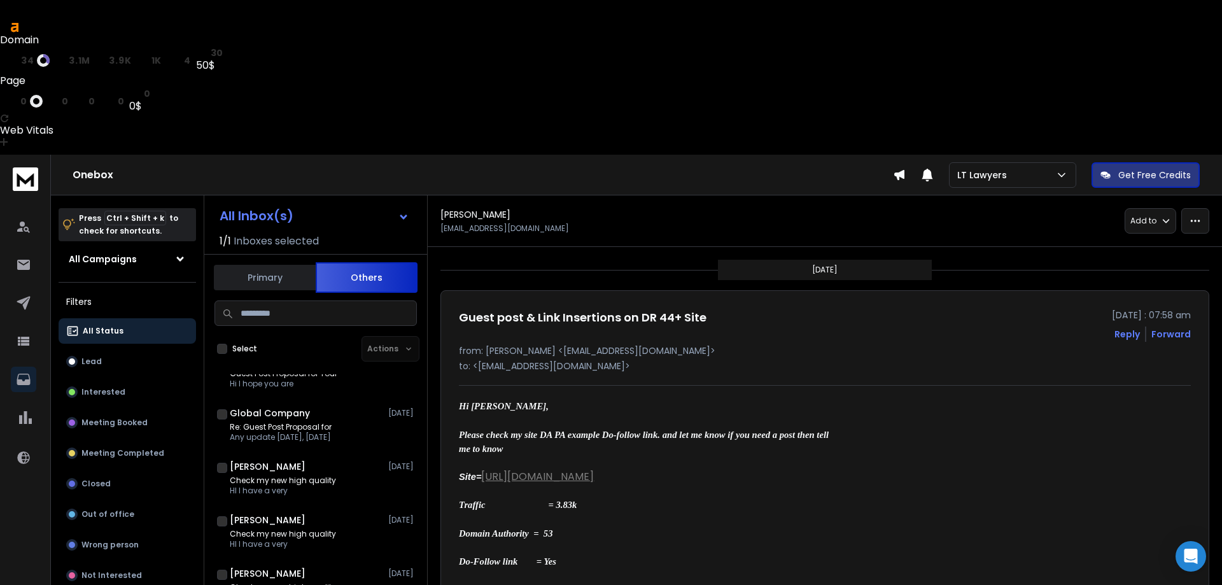
scroll to position [1014, 0]
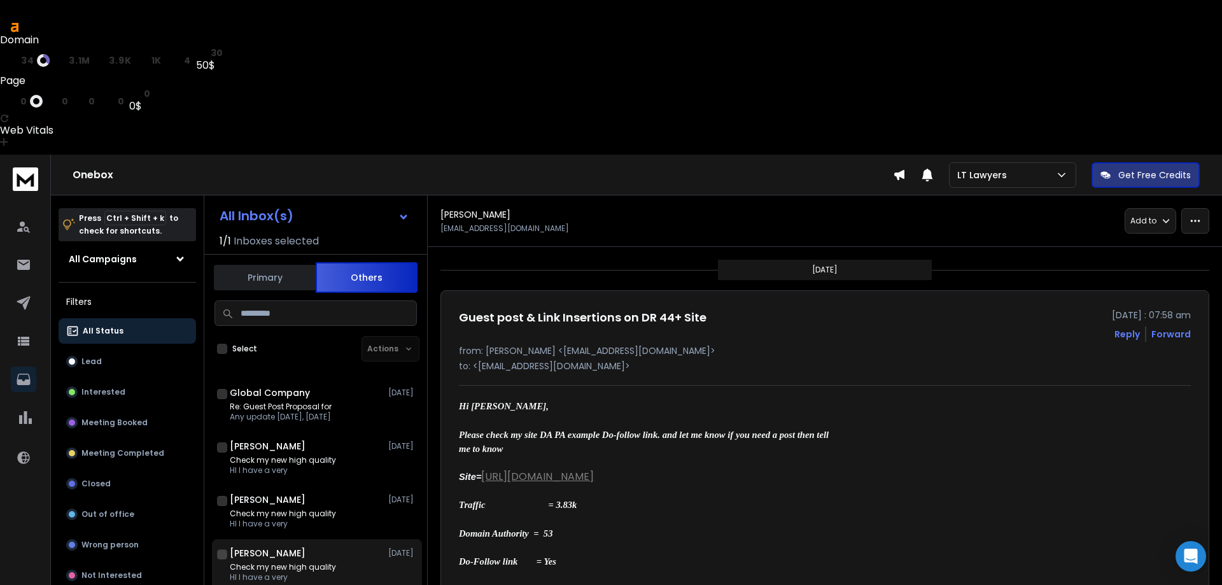
click at [308, 562] on p "Check my new high quality" at bounding box center [283, 567] width 106 height 10
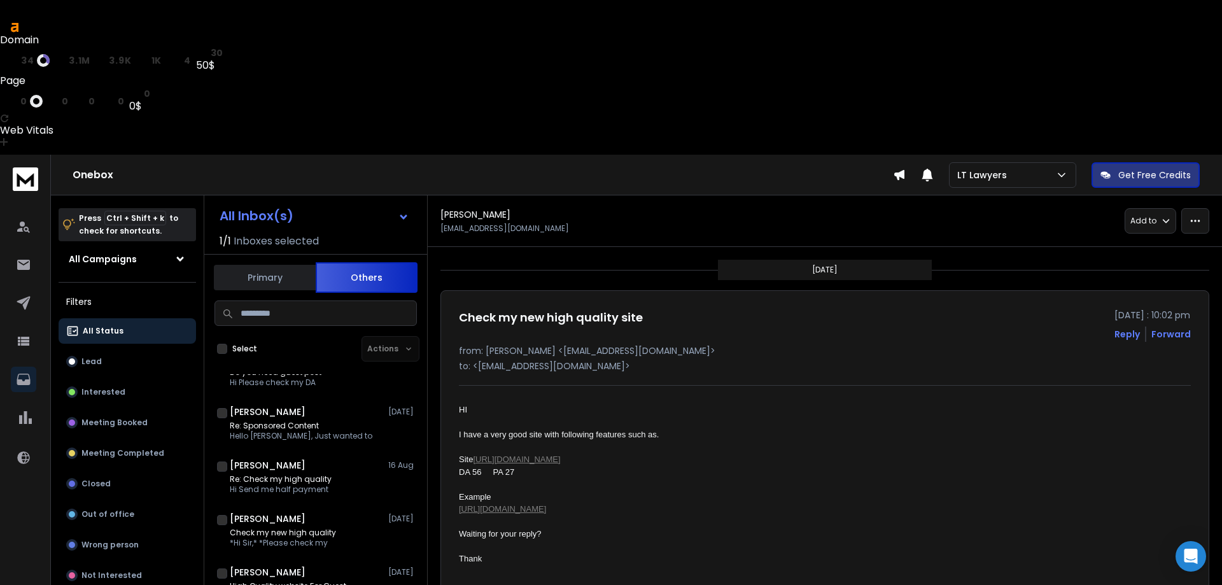
scroll to position [0, 0]
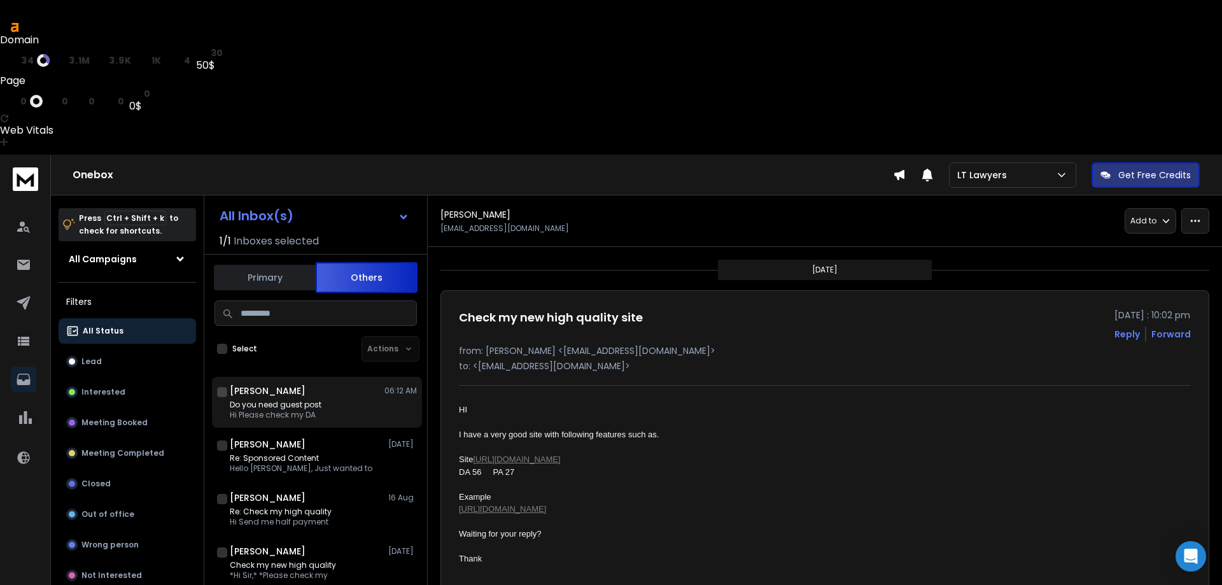
click at [342, 400] on div "Do you need guest post Hi Please check my DA" at bounding box center [323, 410] width 187 height 20
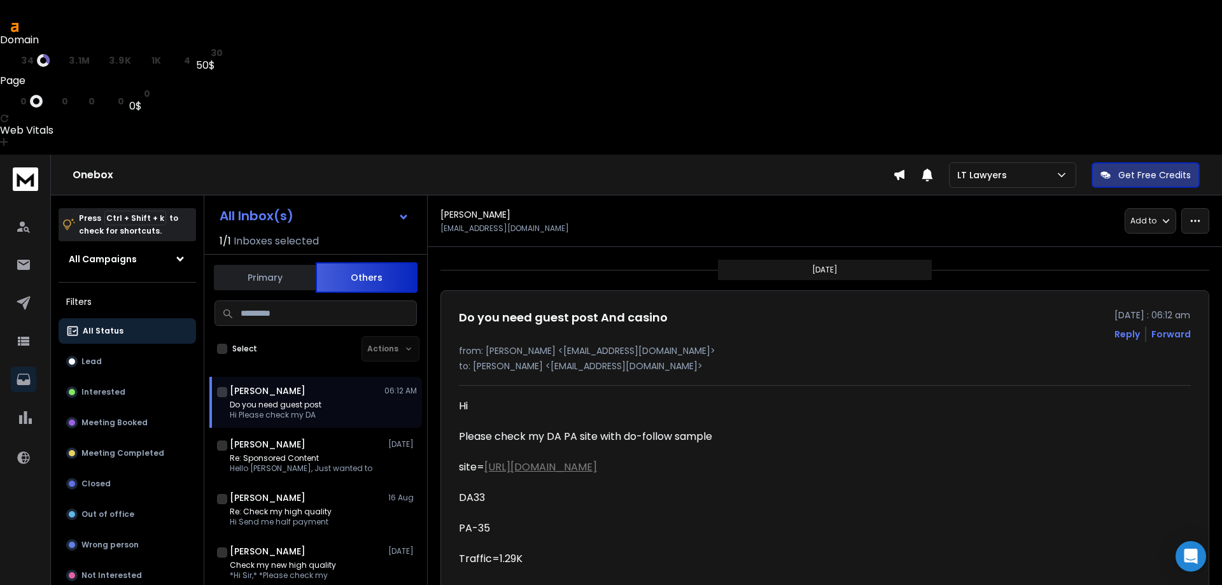
click at [783, 208] on div "Jon Boys JB jonboyslinksale@gmail.com" at bounding box center [630, 220] width 380 height 25
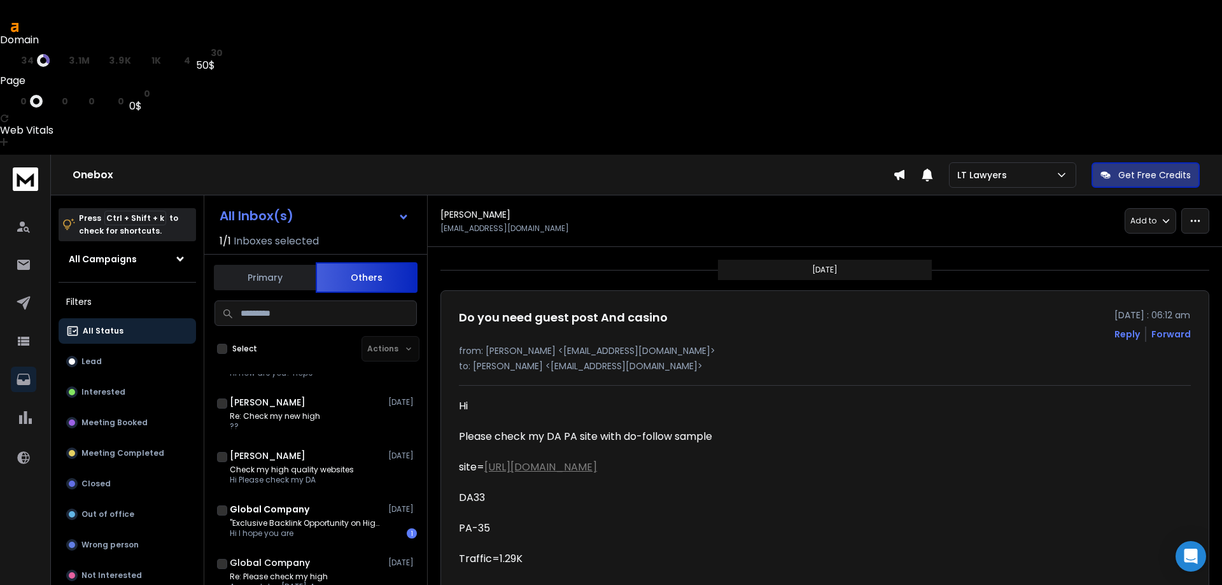
scroll to position [321, 0]
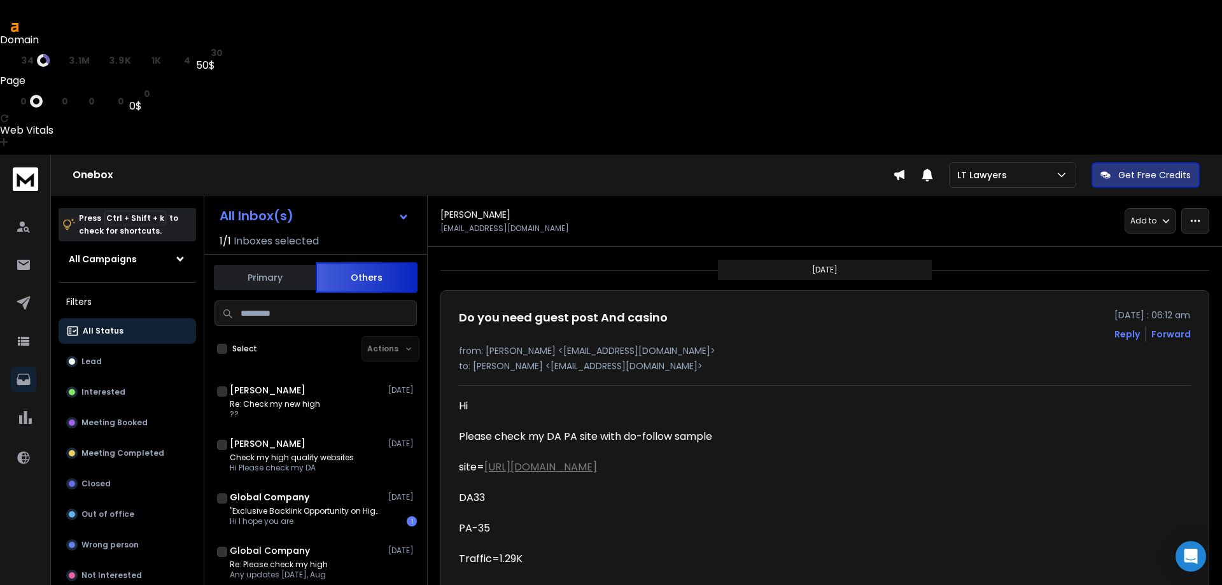
click at [31, 426] on div "H" at bounding box center [25, 447] width 51 height 585
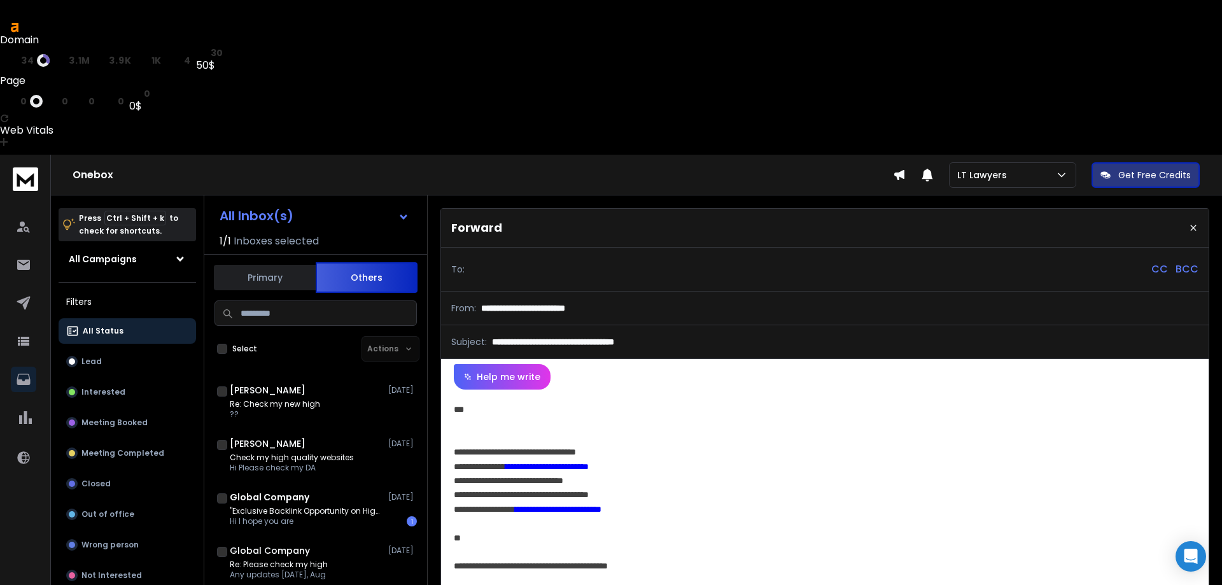
click at [1191, 225] on icon at bounding box center [1193, 228] width 6 height 6
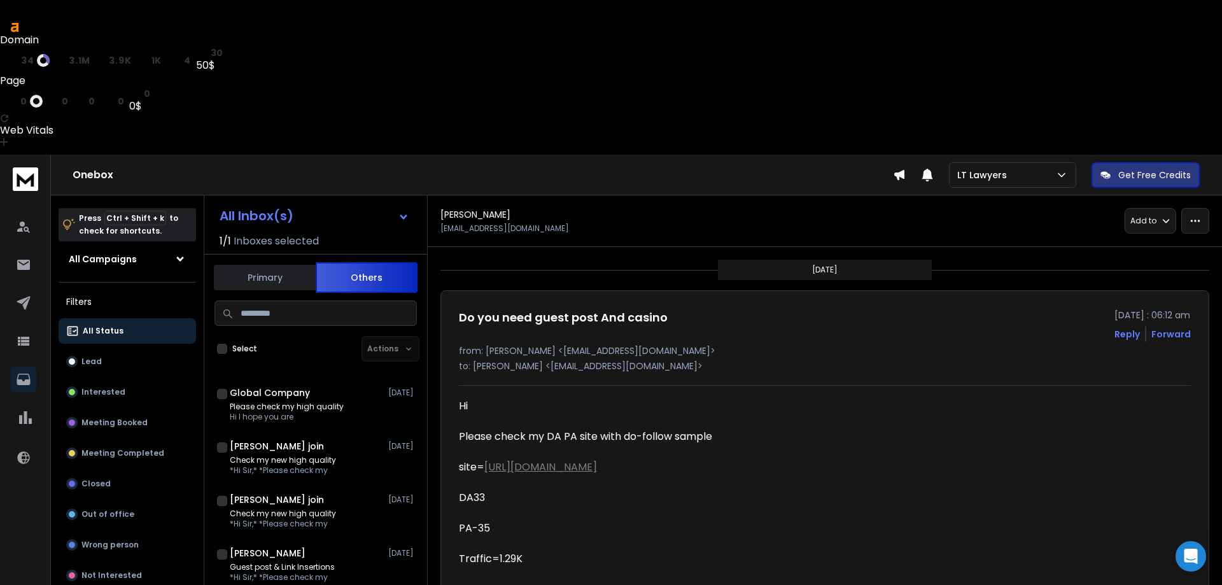
scroll to position [599, 0]
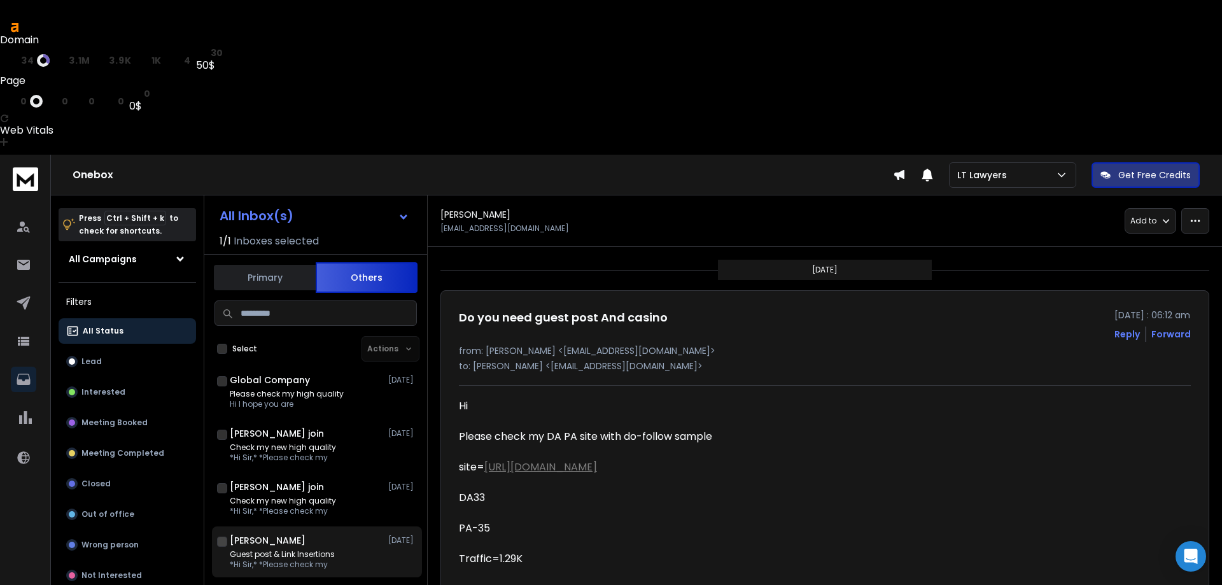
click at [323, 534] on div "Millie Falreya 31 Jul" at bounding box center [323, 540] width 187 height 13
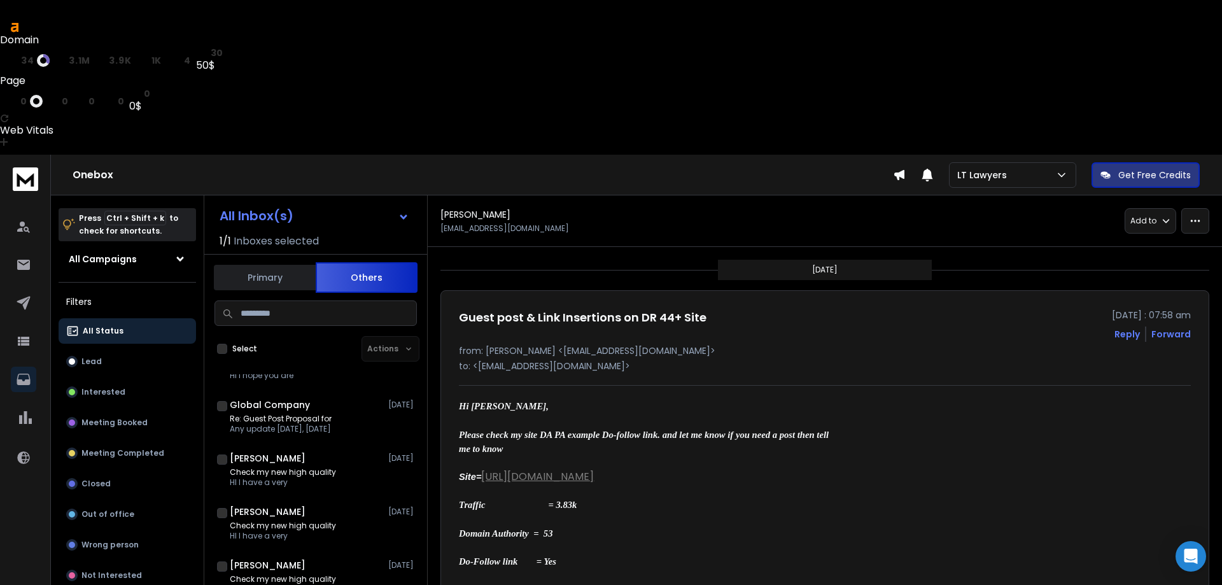
scroll to position [1014, 0]
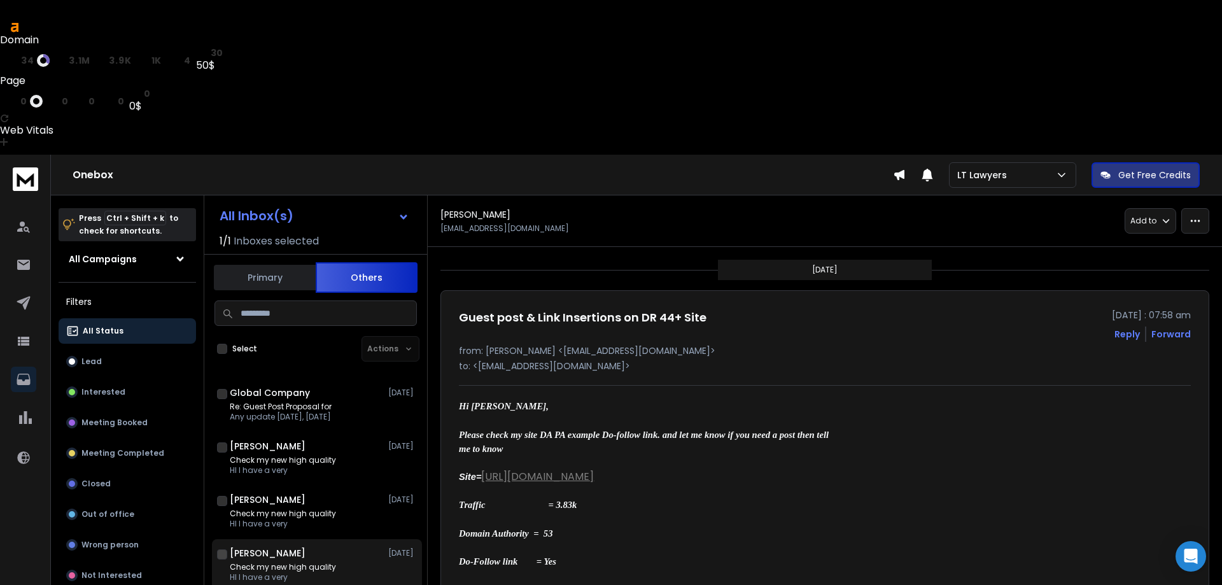
click at [308, 562] on p "Check my new high quality" at bounding box center [283, 567] width 106 height 10
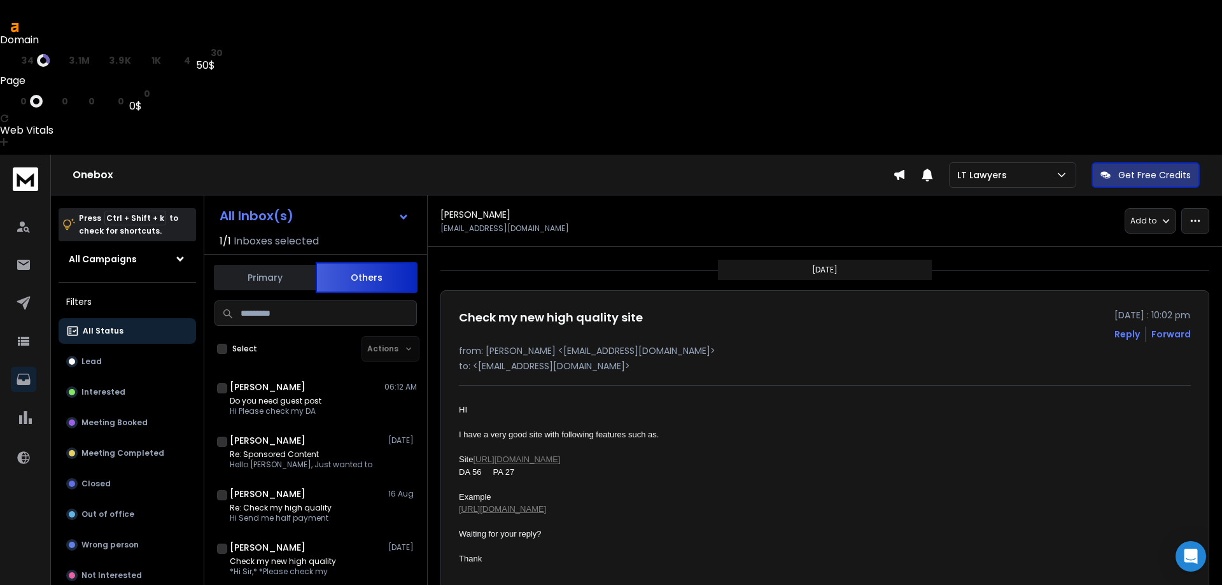
scroll to position [0, 0]
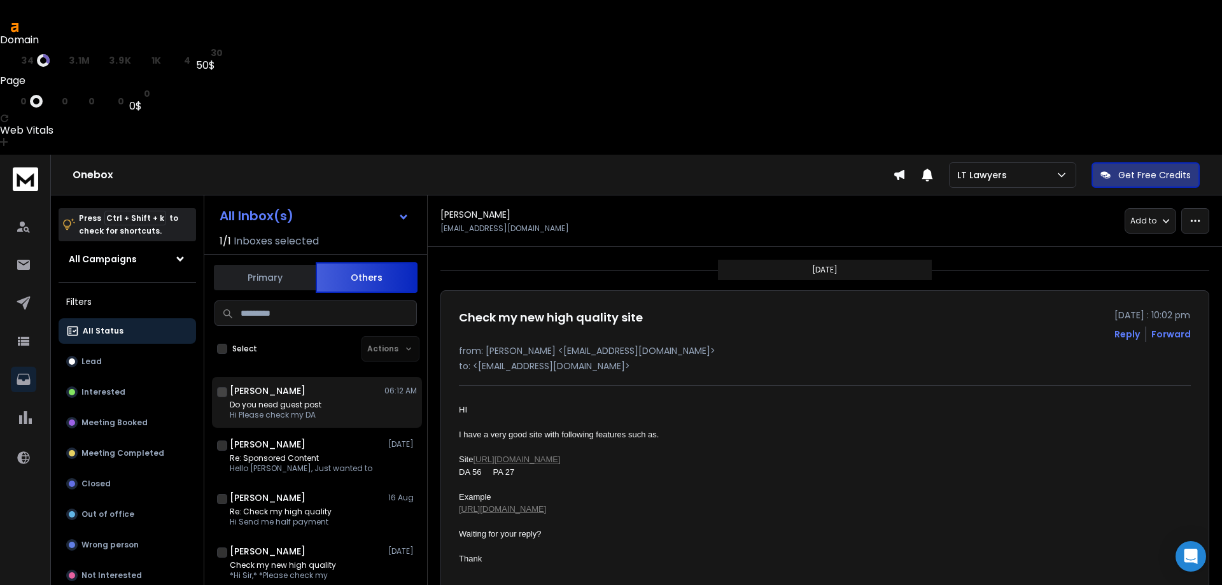
click at [342, 400] on div "Do you need guest post Hi Please check my DA" at bounding box center [323, 410] width 187 height 20
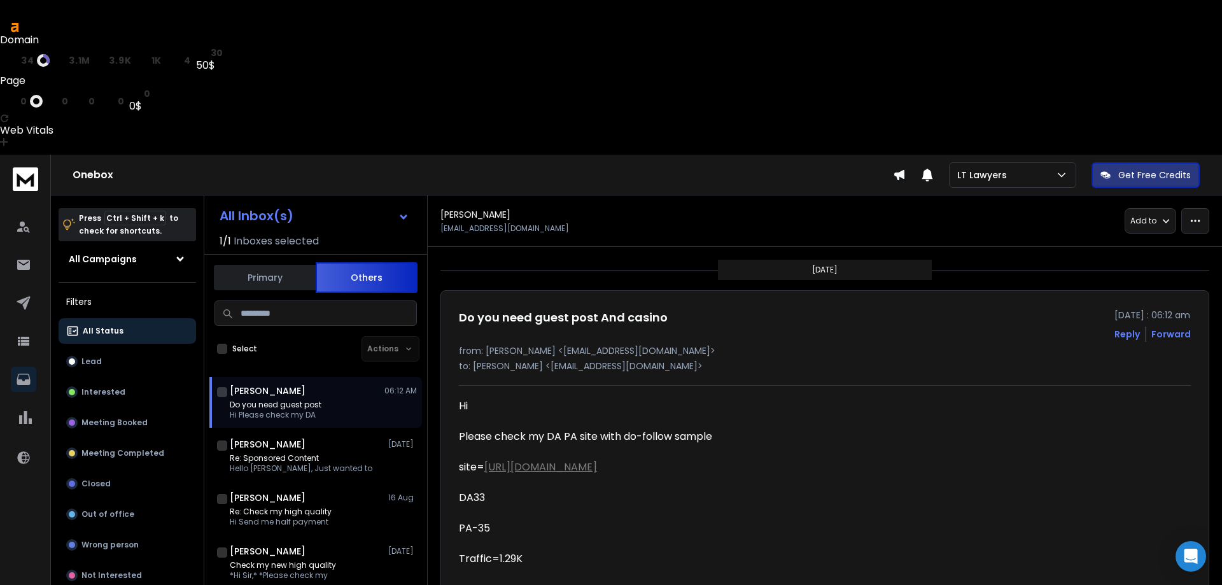
click at [783, 208] on div "Jon Boys JB jonboyslinksale@gmail.com" at bounding box center [630, 220] width 380 height 25
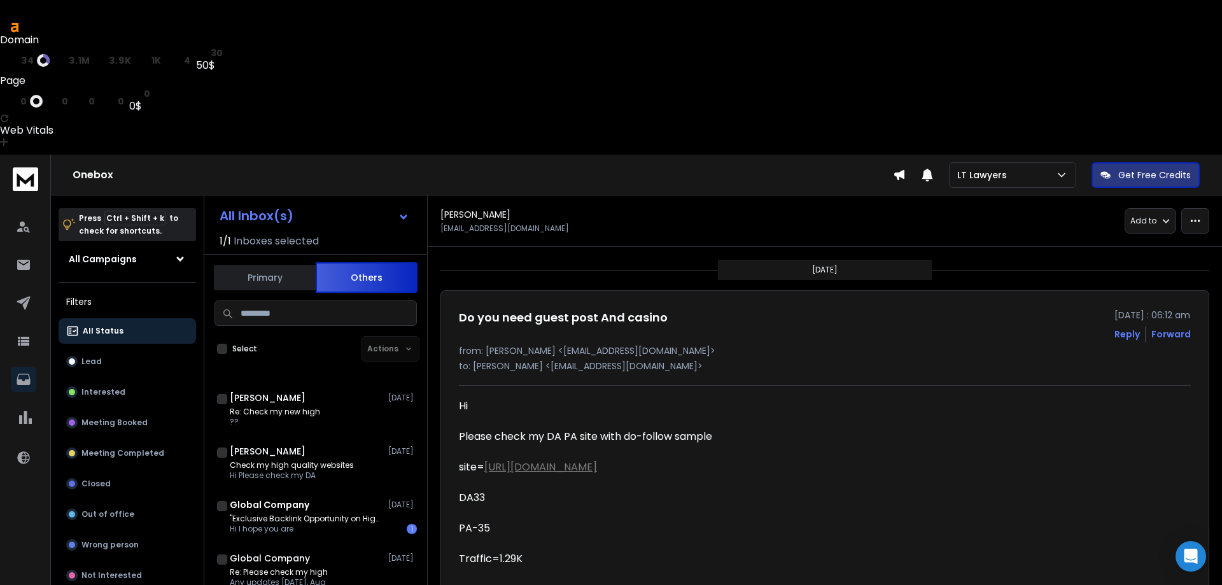
scroll to position [321, 0]
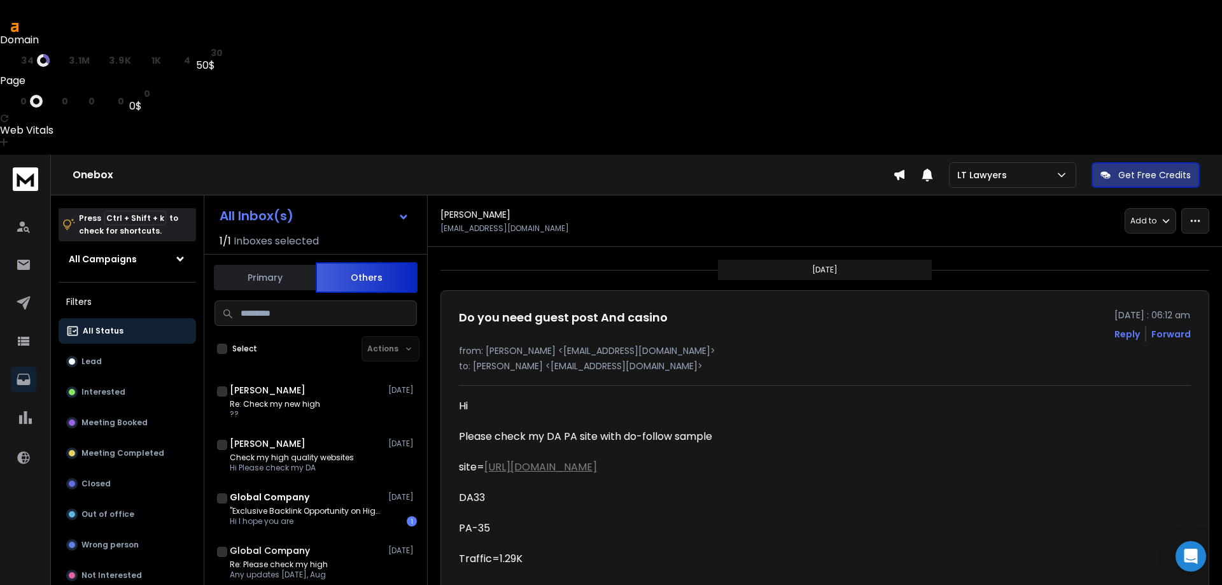
click at [31, 426] on div "H" at bounding box center [25, 447] width 51 height 585
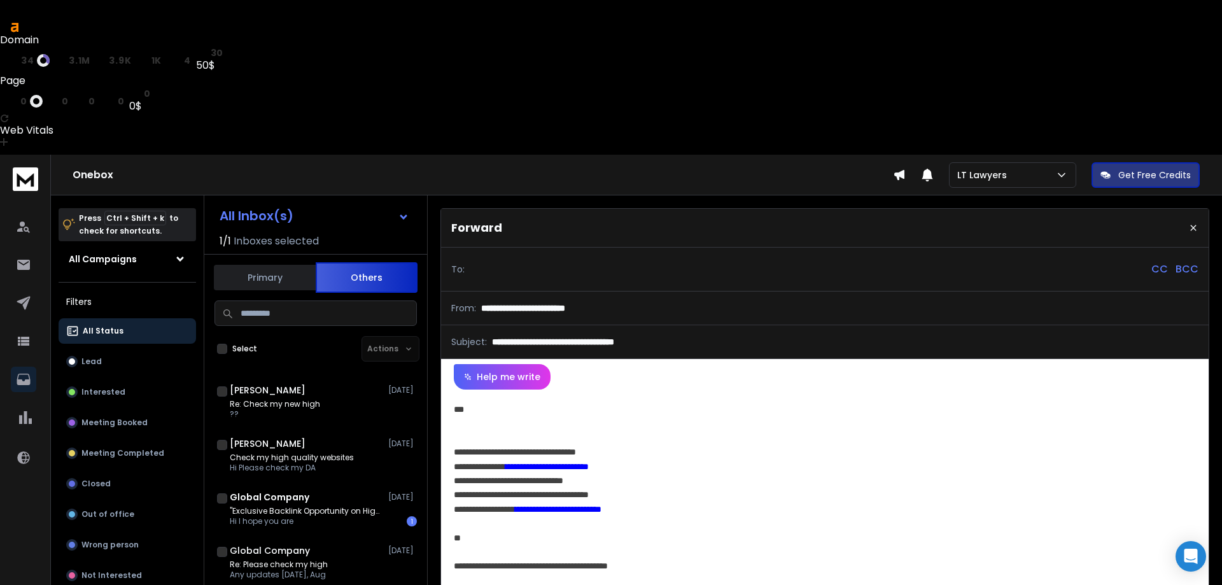
click at [1191, 225] on icon at bounding box center [1193, 228] width 6 height 6
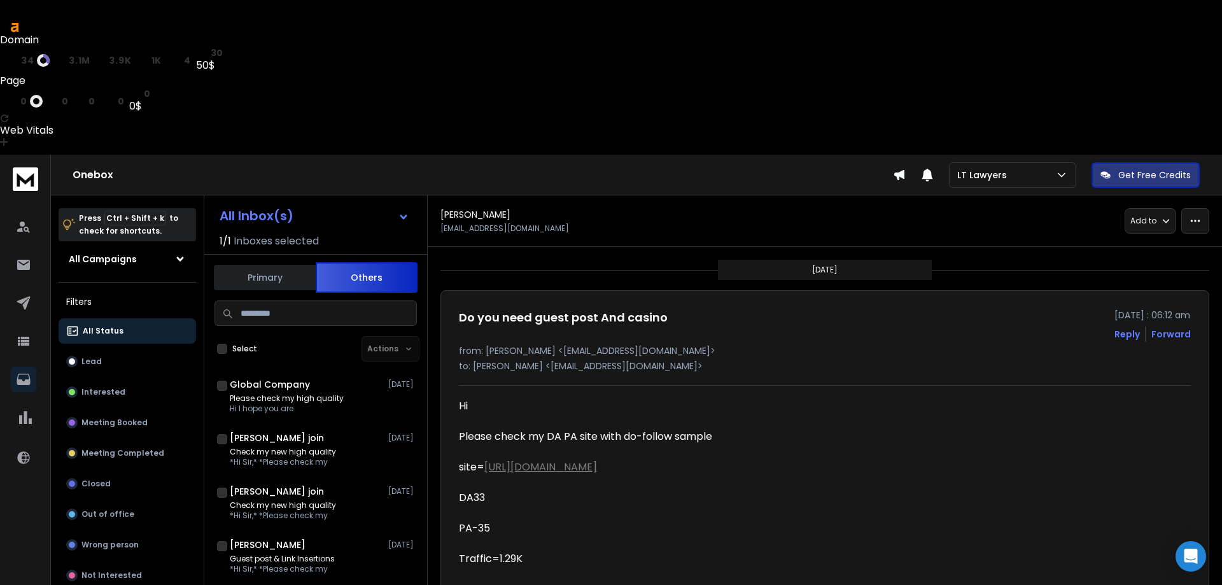
scroll to position [598, 0]
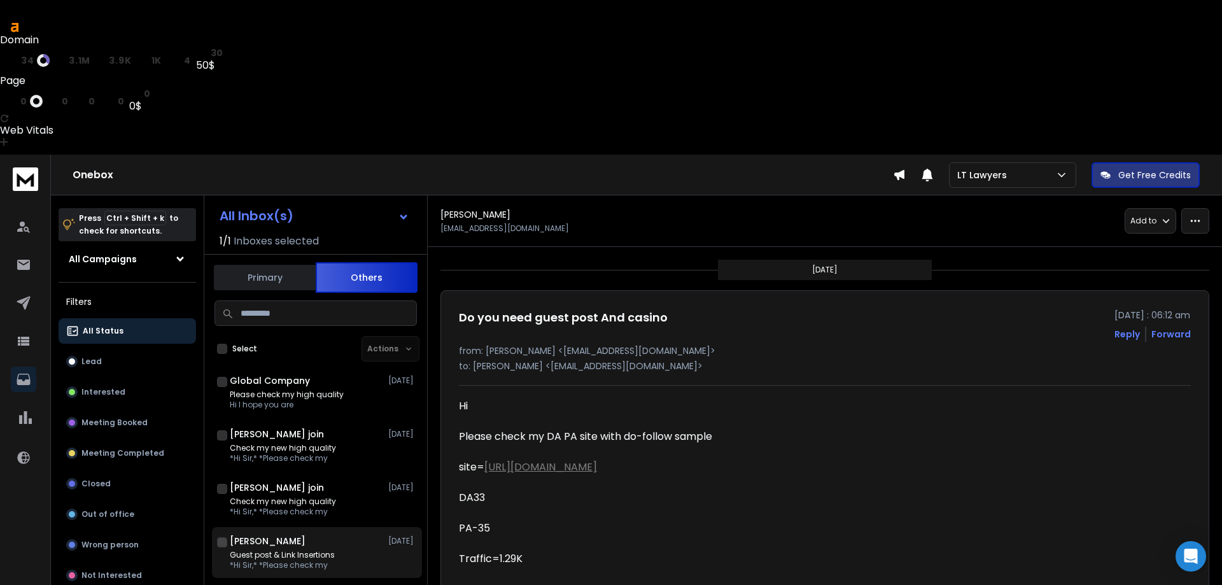
click at [323, 534] on div "Millie Falreya 31 Jul" at bounding box center [323, 540] width 187 height 13
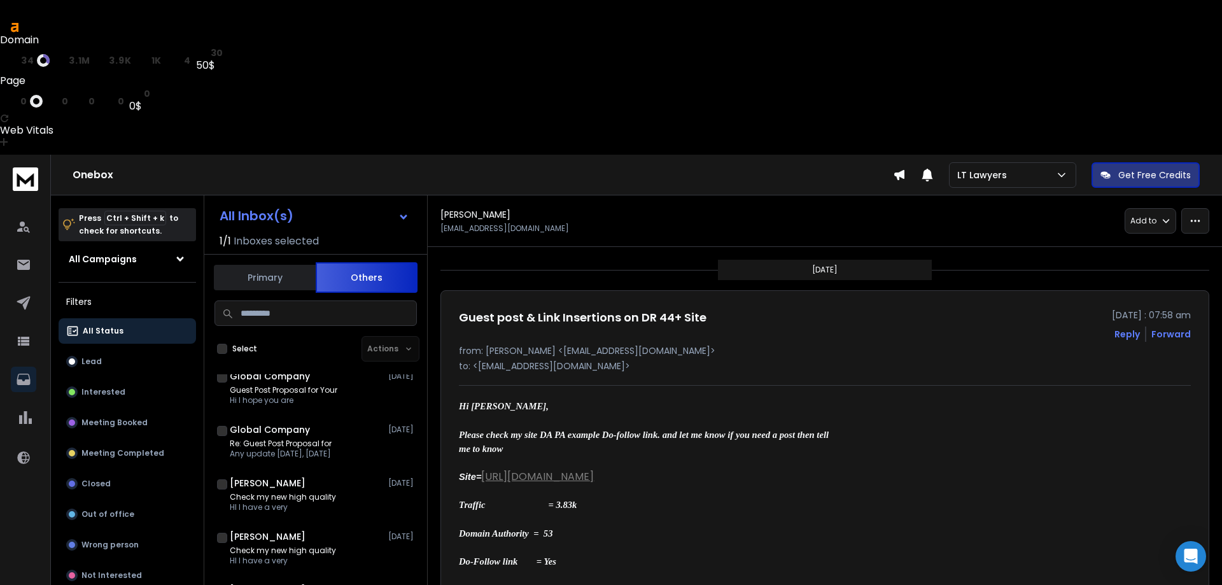
scroll to position [1010, 0]
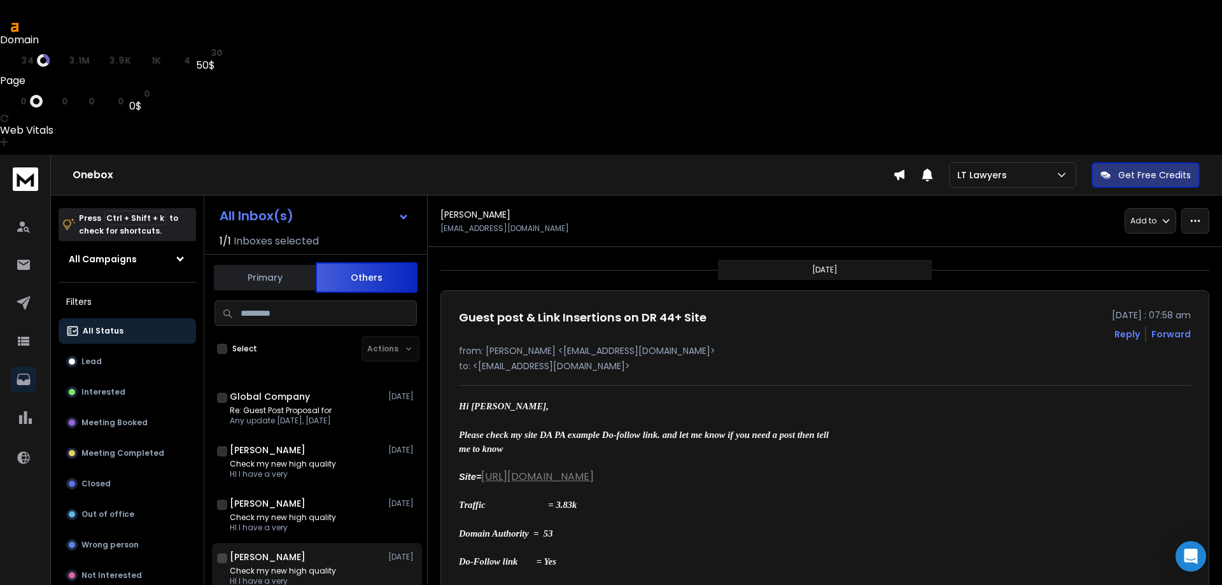
click at [308, 550] on div "Humaira Rajpoot 24 Jul Check my new high quality HI I have a very" at bounding box center [323, 568] width 187 height 36
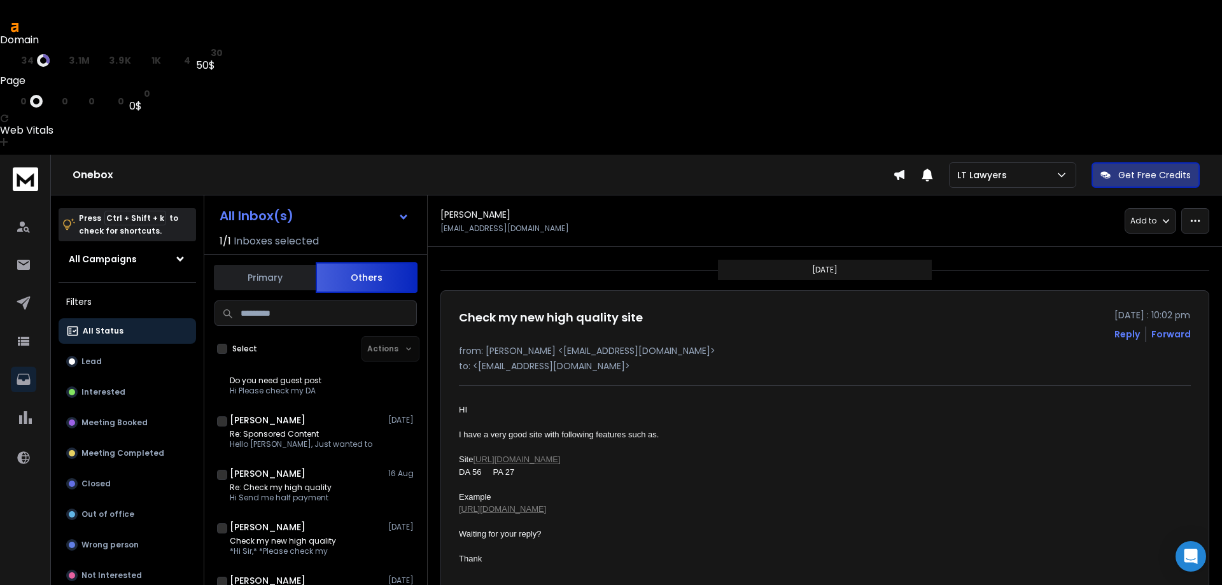
scroll to position [0, 0]
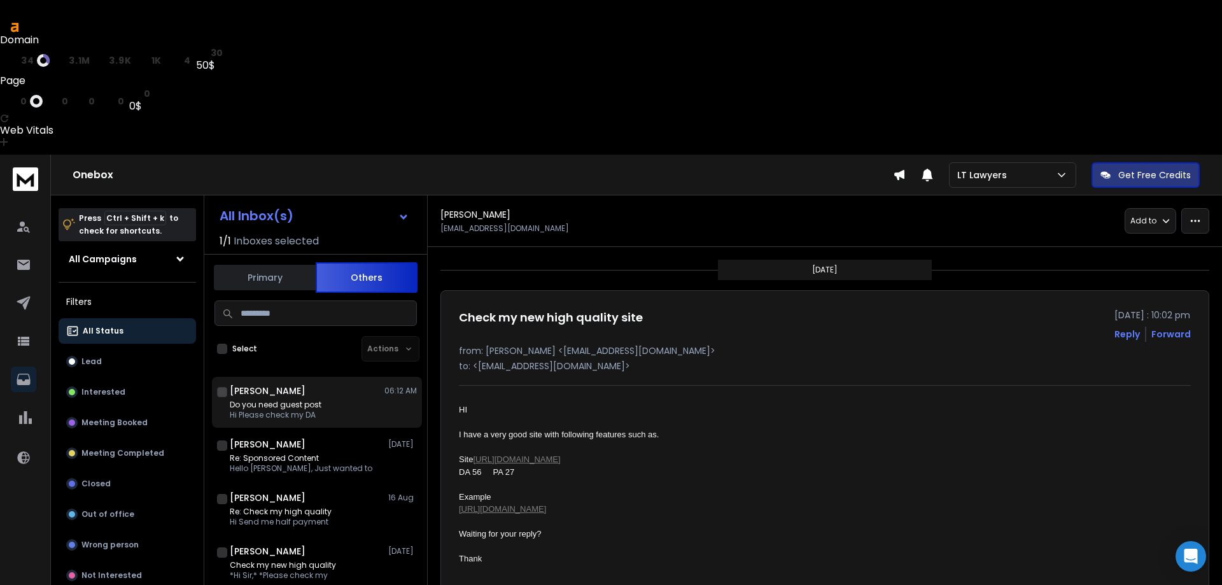
click at [342, 400] on div "Do you need guest post Hi Please check my DA" at bounding box center [323, 410] width 187 height 20
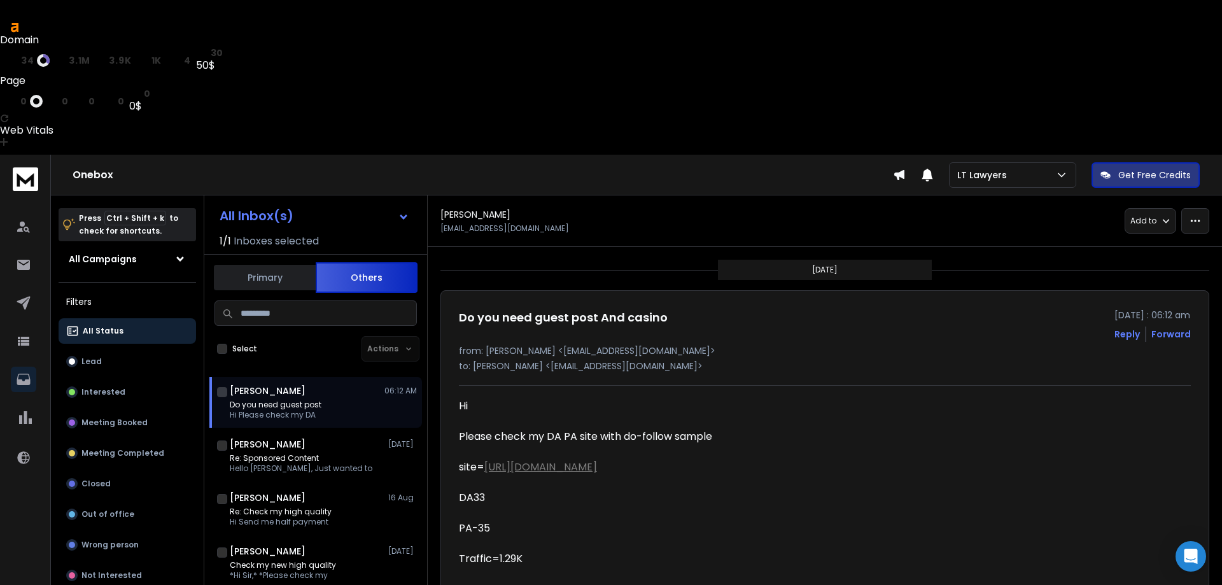
click at [783, 208] on div "Jon Boys JB jonboyslinksale@gmail.com" at bounding box center [630, 220] width 380 height 25
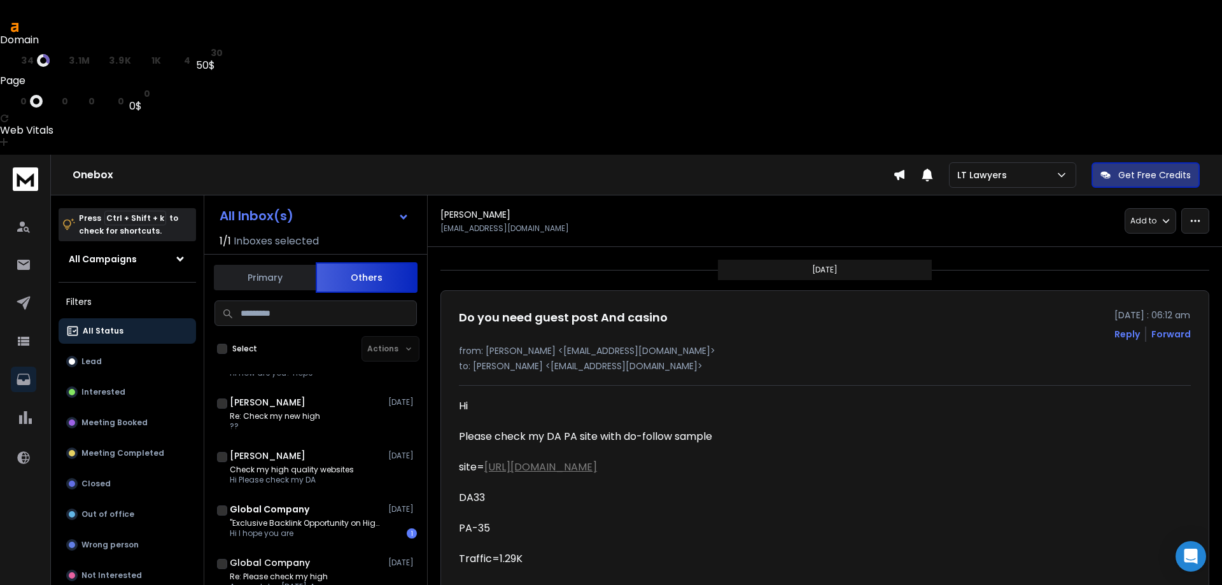
scroll to position [321, 0]
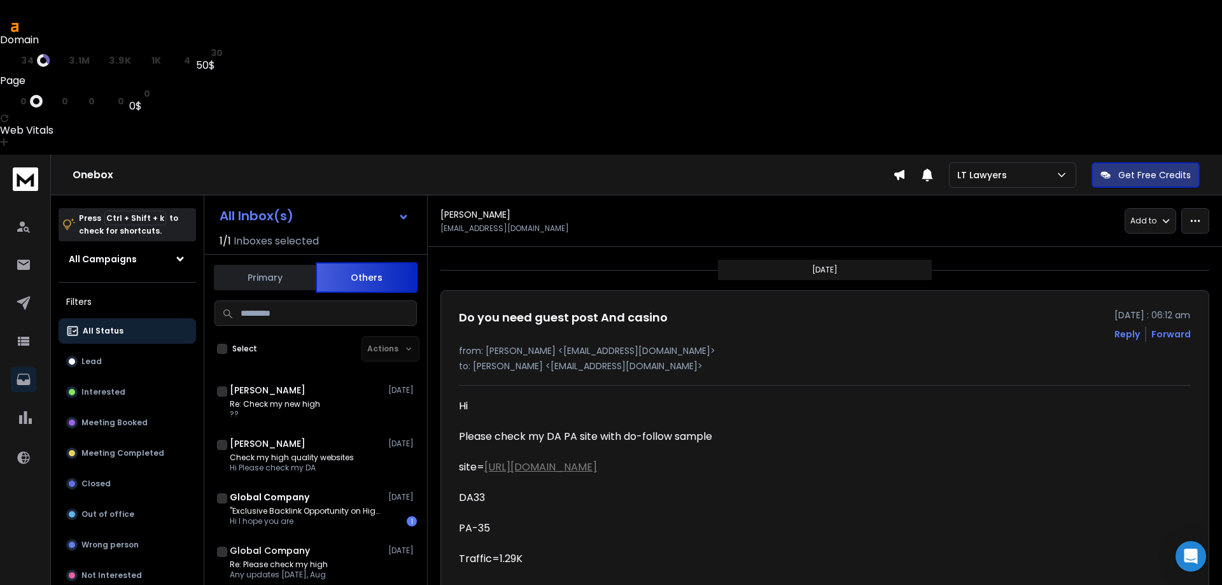
click at [31, 426] on div "H" at bounding box center [25, 447] width 51 height 585
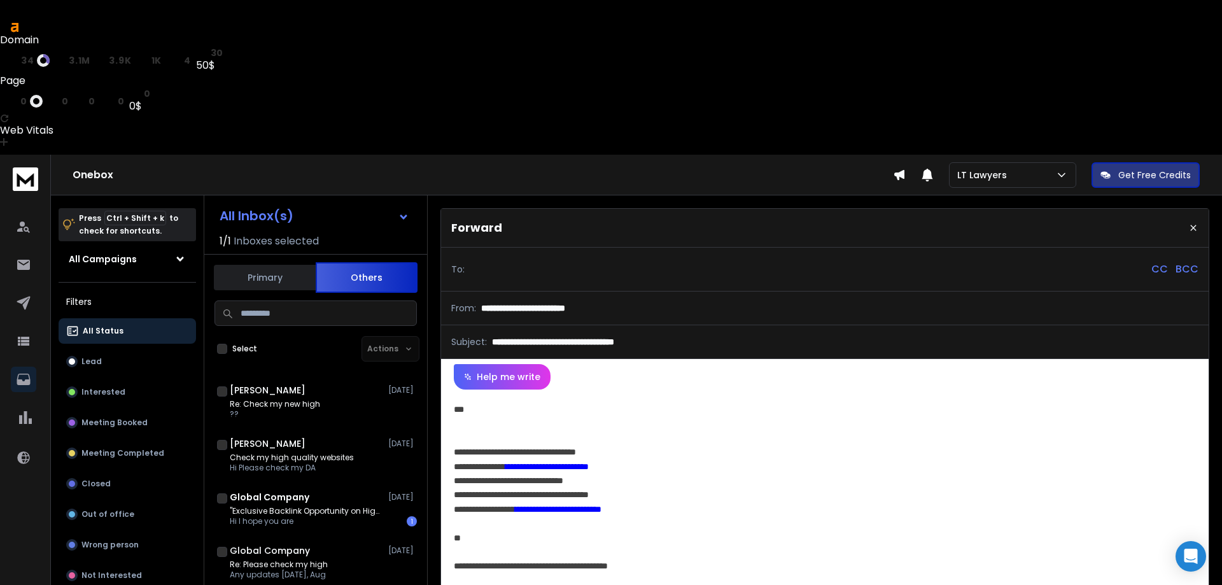
click at [1191, 225] on icon at bounding box center [1193, 228] width 6 height 6
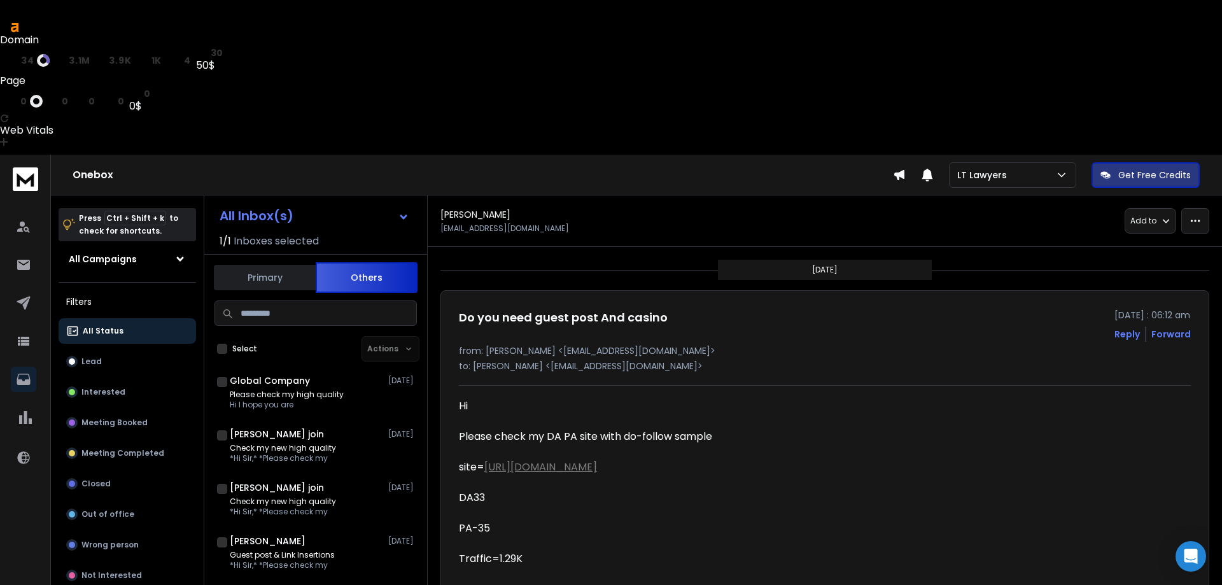
scroll to position [599, 0]
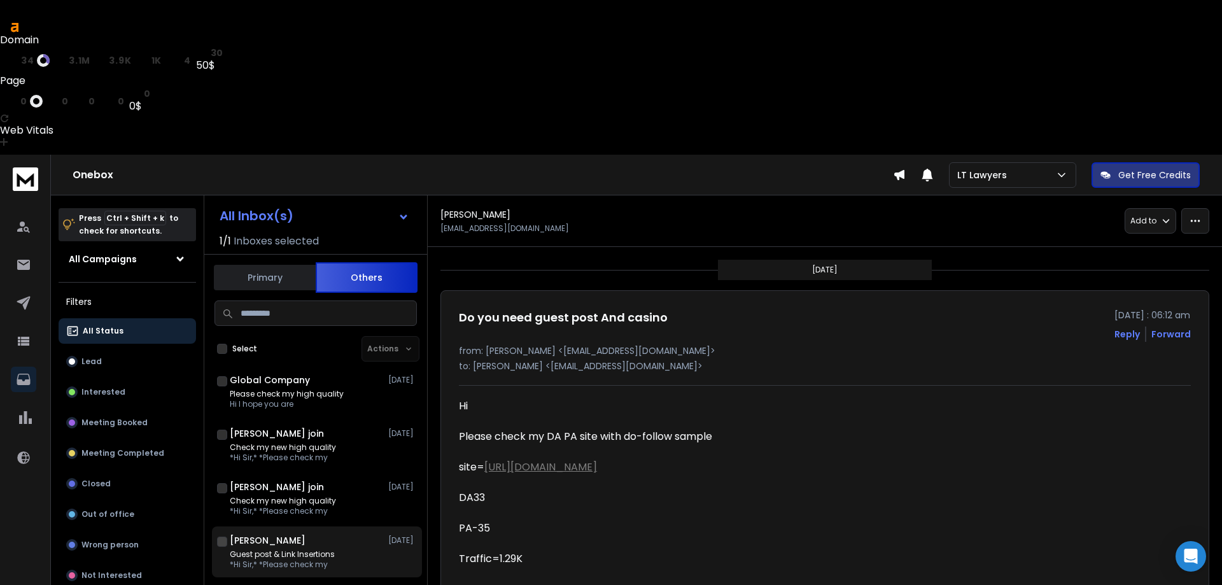
click at [323, 534] on div "Millie Falreya 31 Jul" at bounding box center [323, 540] width 187 height 13
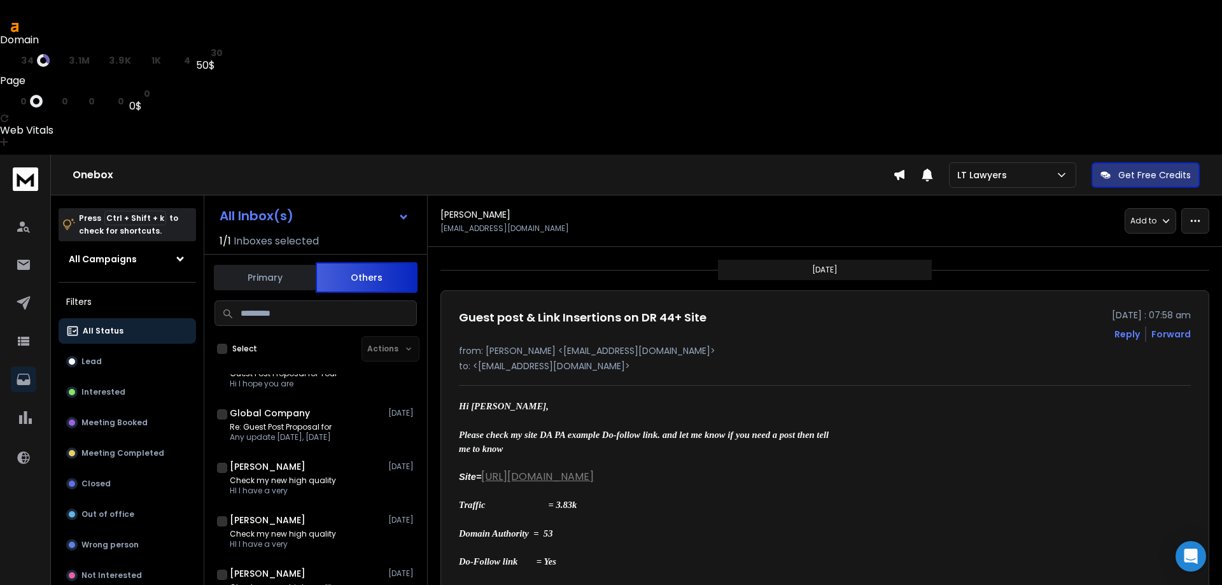
scroll to position [1013, 0]
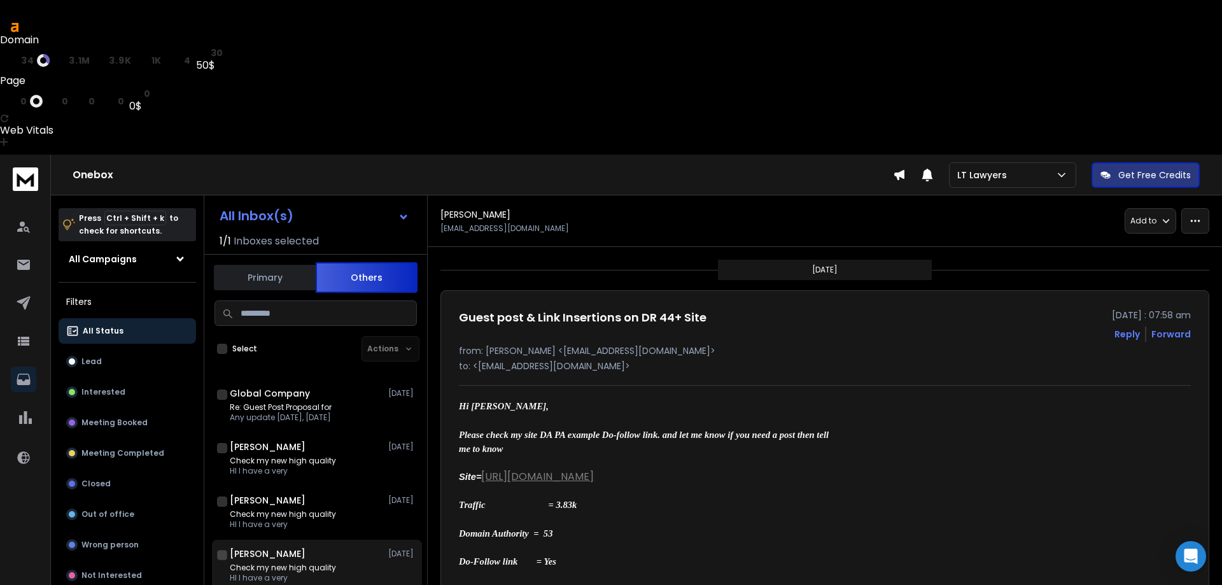
click at [308, 562] on p "Check my new high quality" at bounding box center [283, 567] width 106 height 10
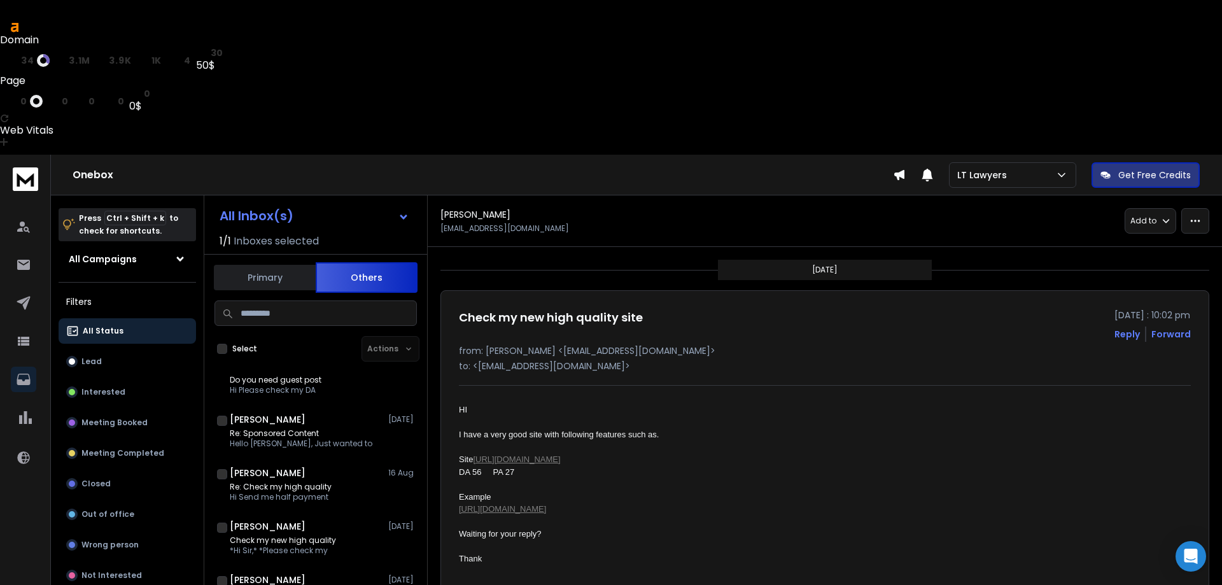
scroll to position [0, 0]
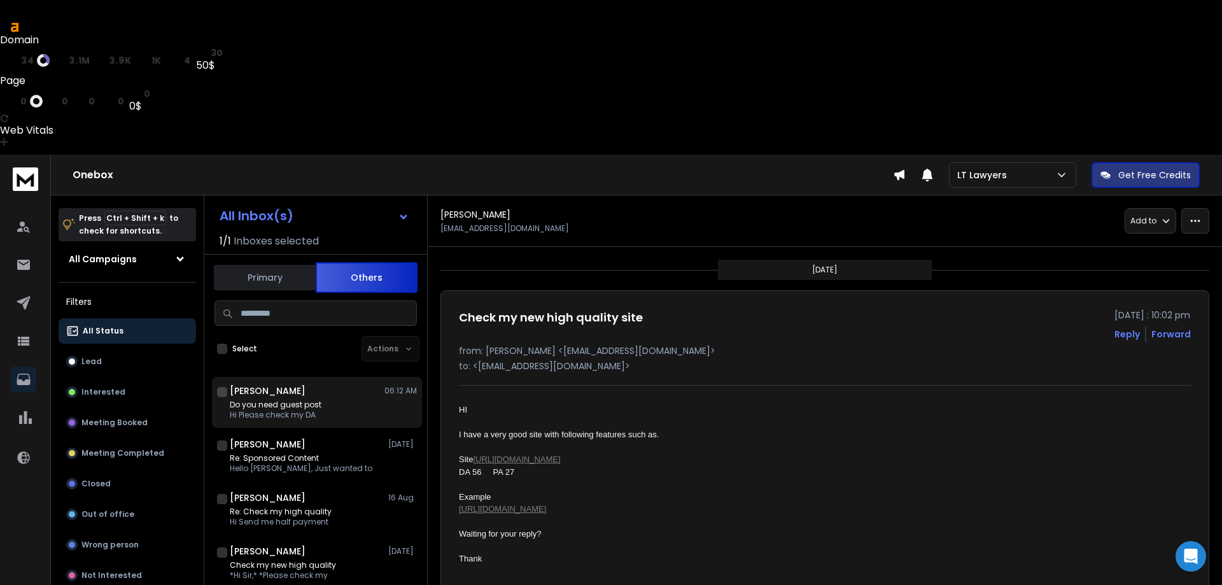
click at [342, 400] on div "Do you need guest post Hi Please check my DA" at bounding box center [323, 410] width 187 height 20
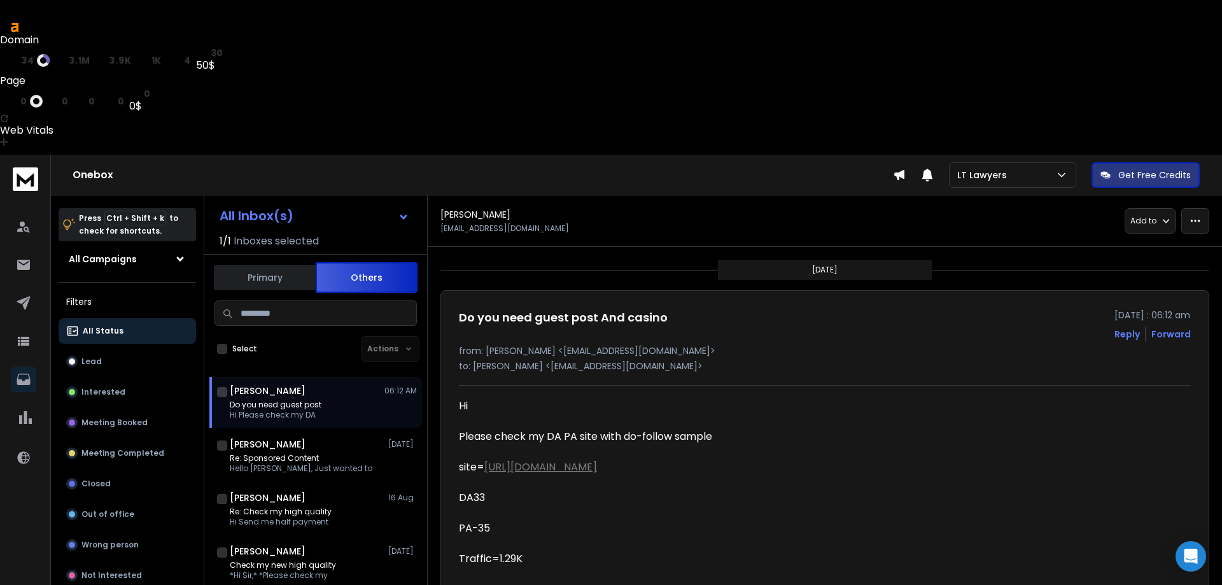
click at [783, 208] on div "Jon Boys JB jonboyslinksale@gmail.com" at bounding box center [630, 220] width 380 height 25
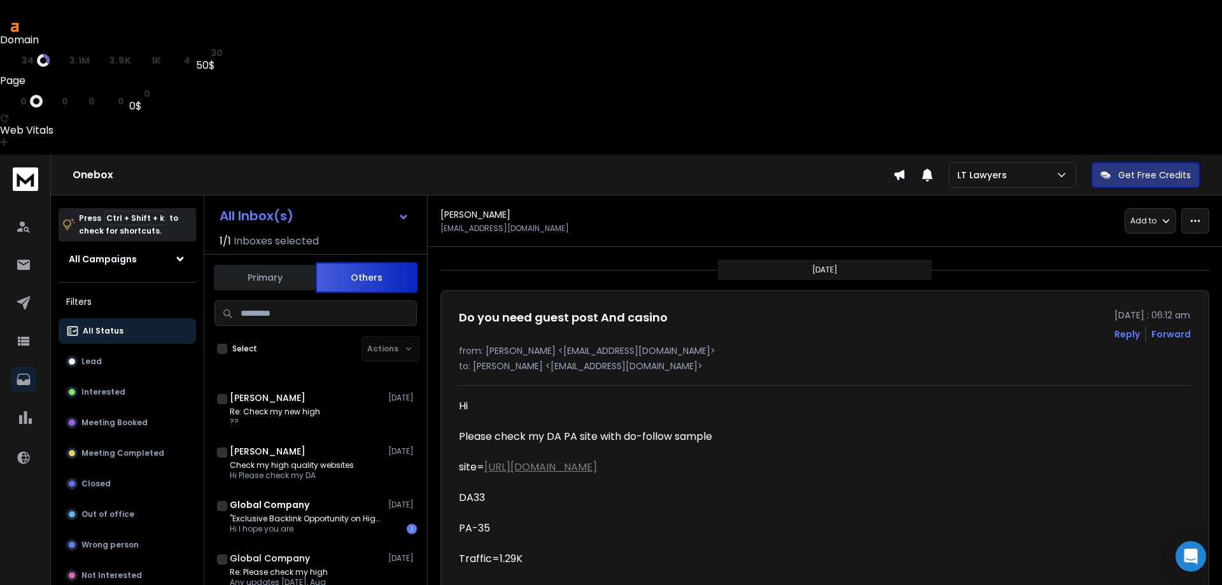
scroll to position [321, 0]
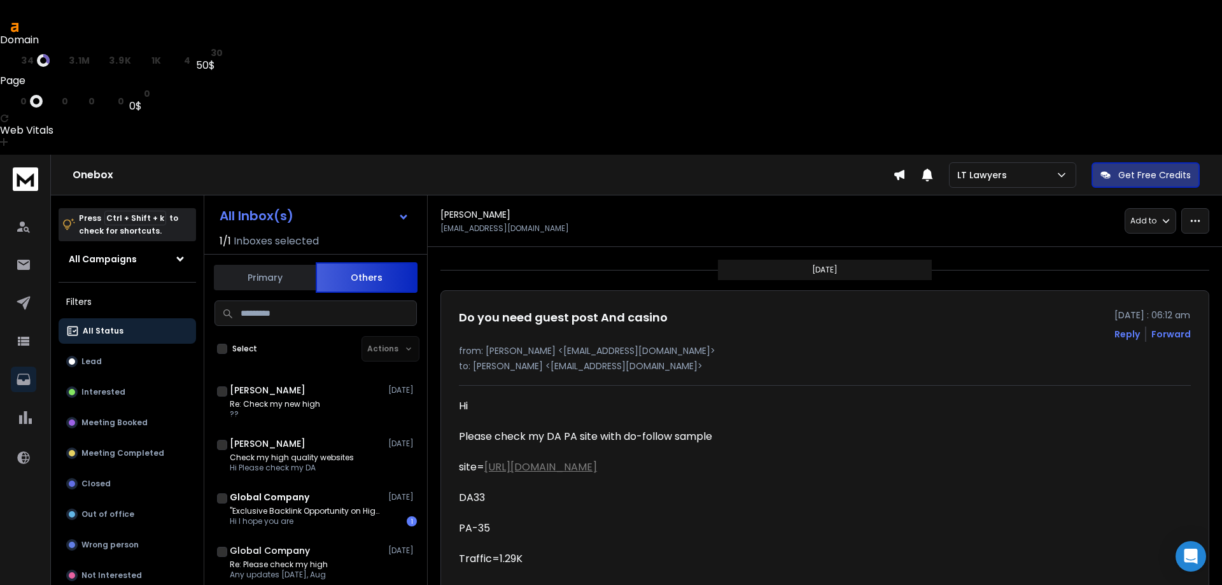
click at [31, 426] on div "H" at bounding box center [25, 447] width 51 height 585
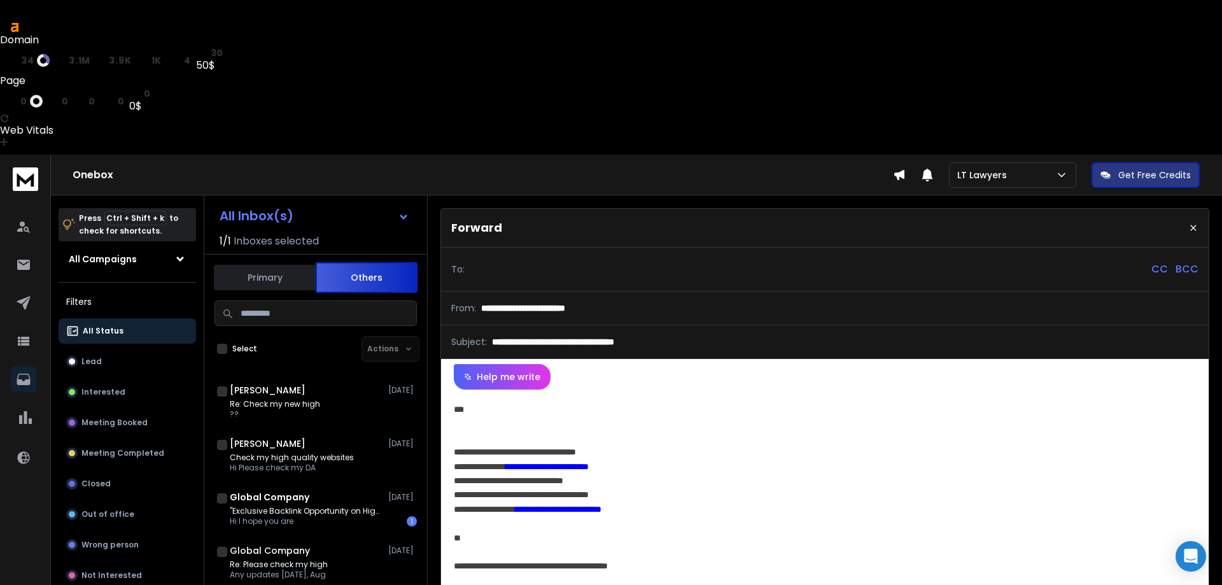
click at [1191, 225] on icon at bounding box center [1193, 228] width 6 height 6
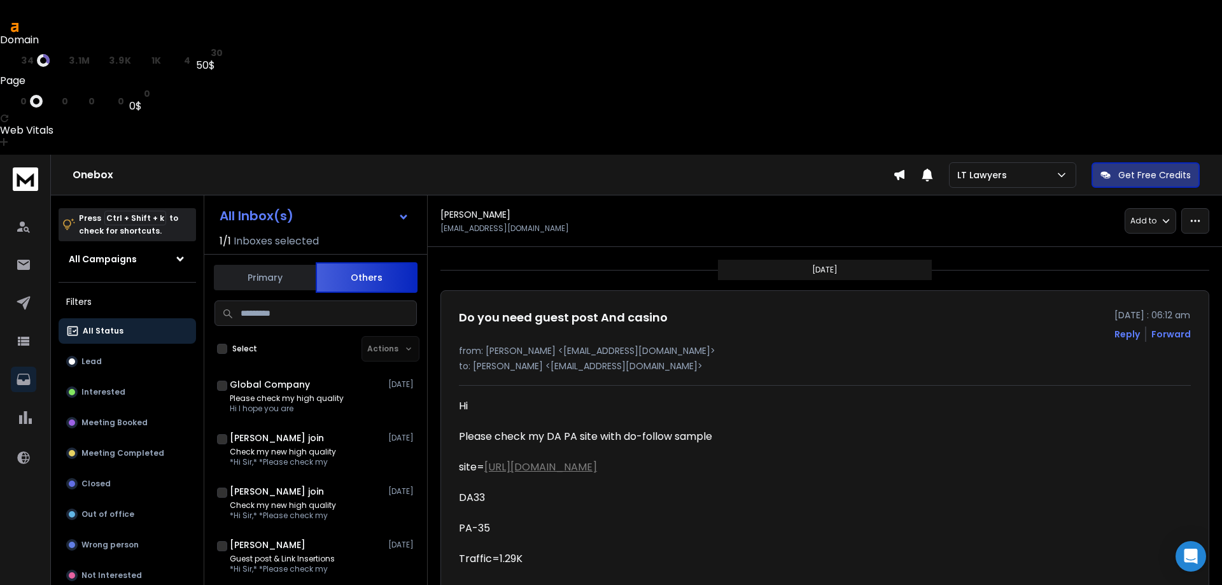
scroll to position [599, 0]
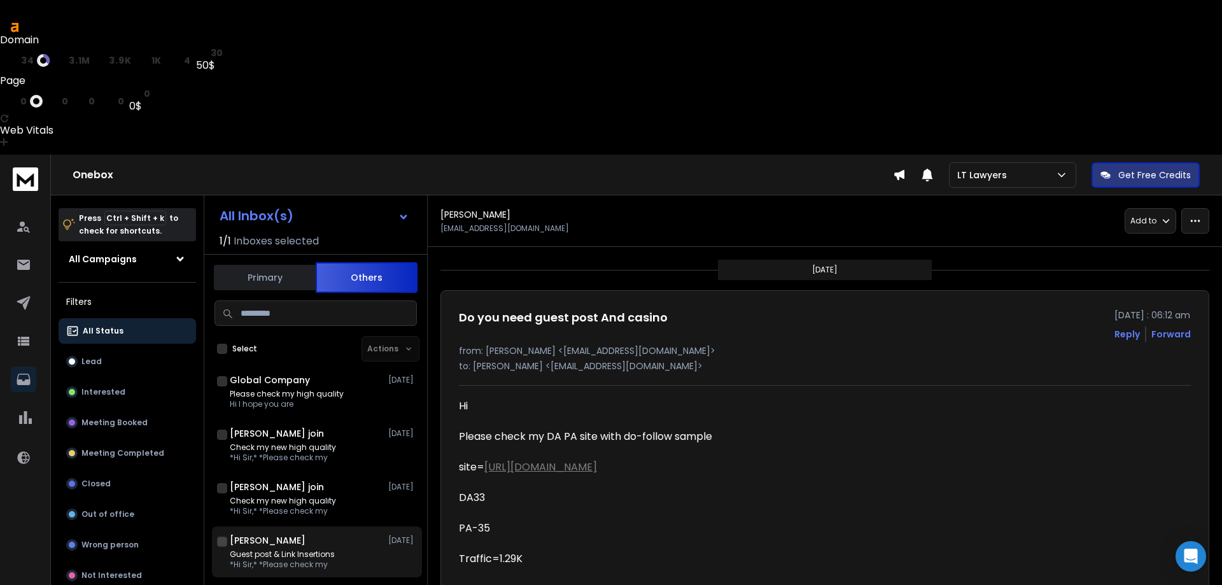
click at [323, 534] on div "Millie Falreya 31 Jul" at bounding box center [323, 540] width 187 height 13
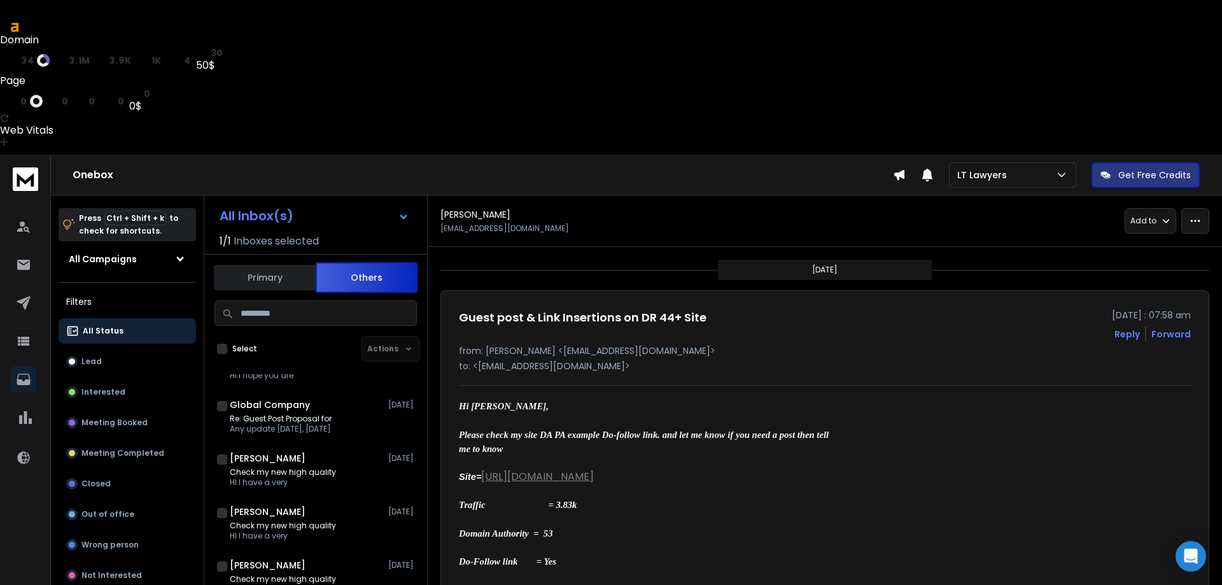
scroll to position [1014, 0]
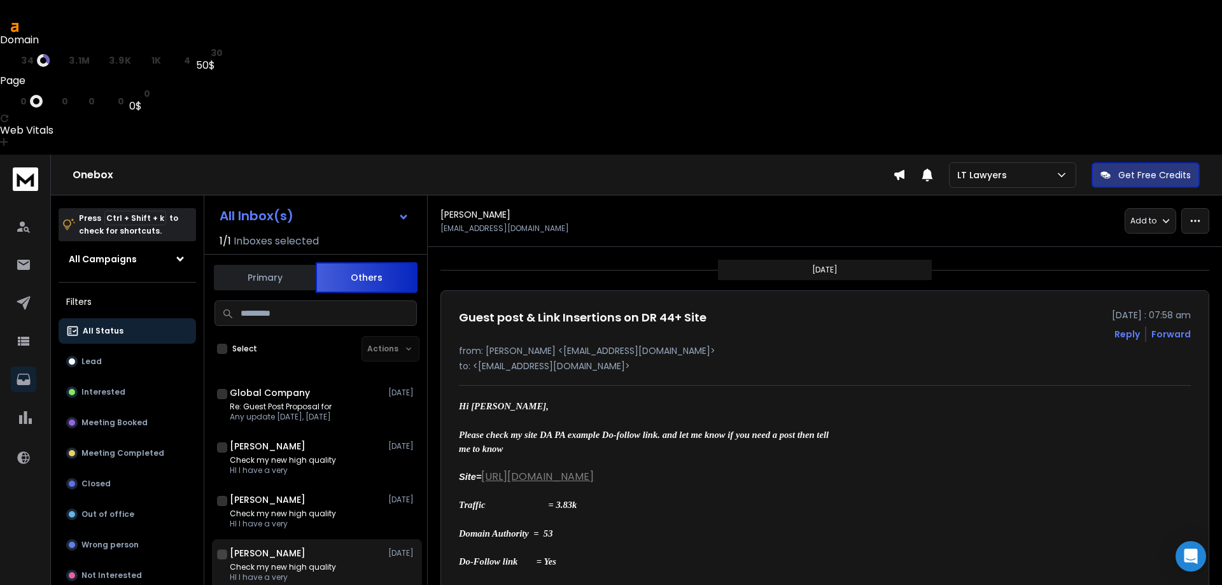
click at [308, 562] on p "Check my new high quality" at bounding box center [283, 567] width 106 height 10
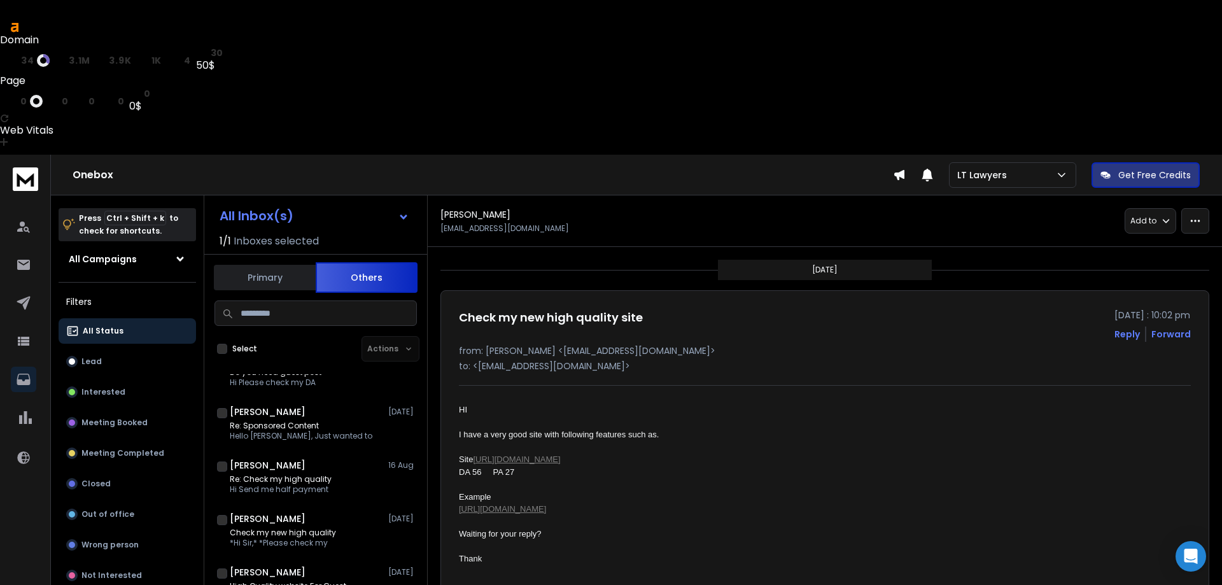
scroll to position [0, 0]
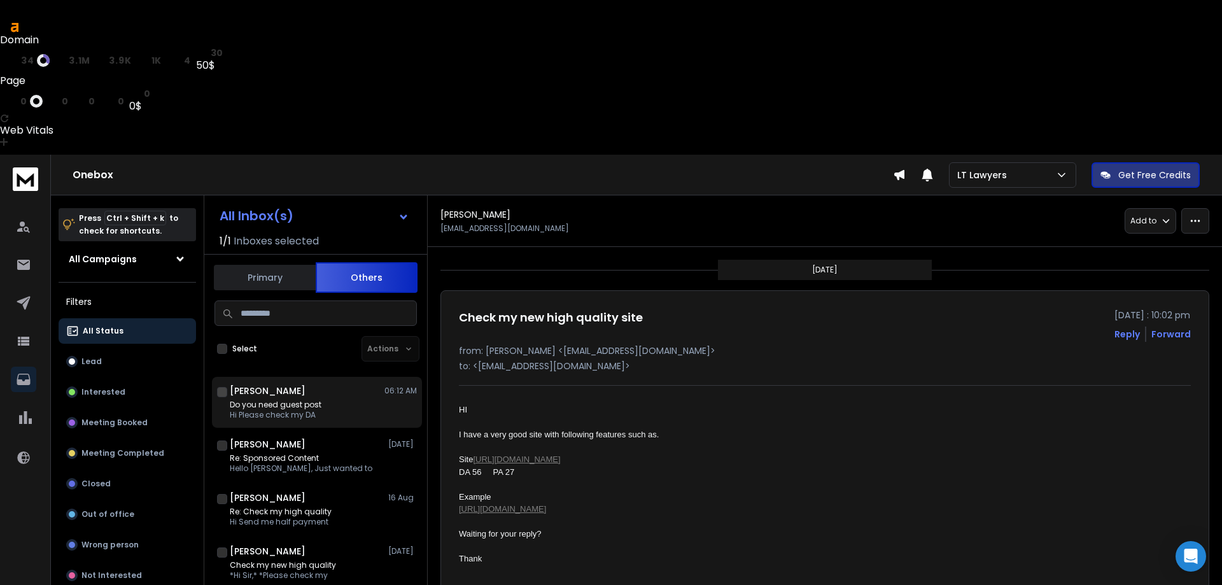
click at [342, 400] on div "Do you need guest post Hi Please check my DA" at bounding box center [323, 410] width 187 height 20
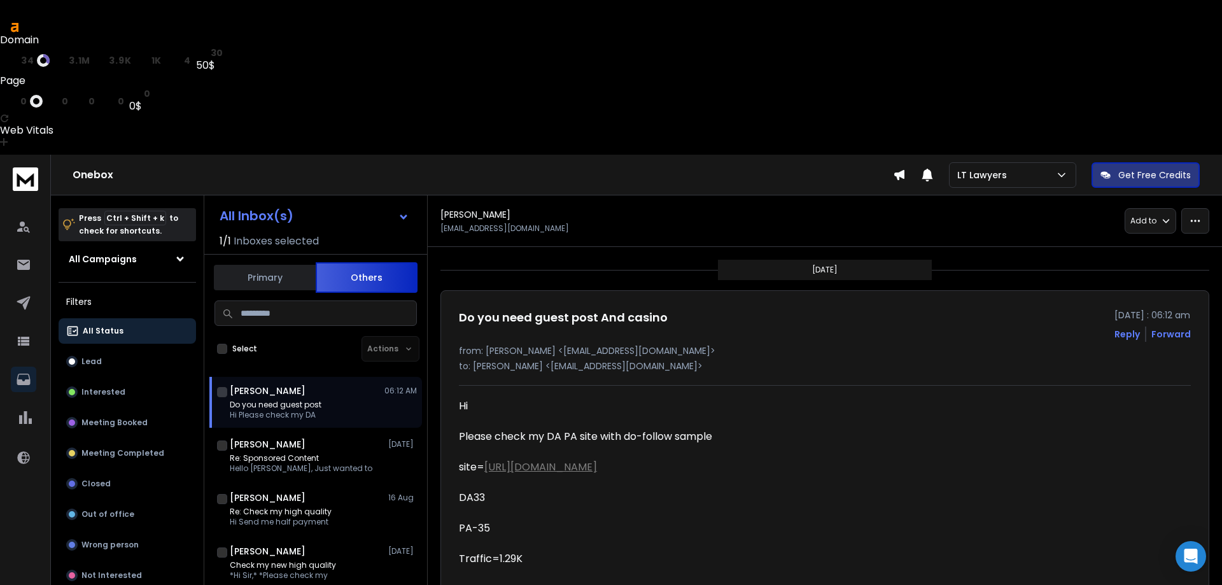
click at [783, 208] on div "Jon Boys JB jonboyslinksale@gmail.com" at bounding box center [630, 220] width 380 height 25
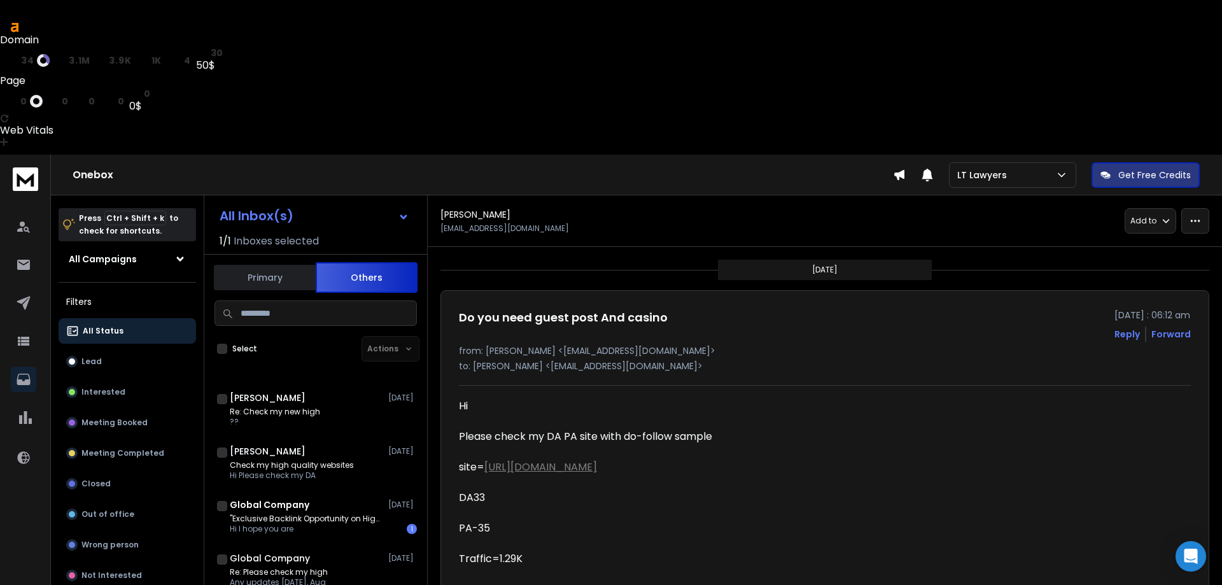
scroll to position [321, 0]
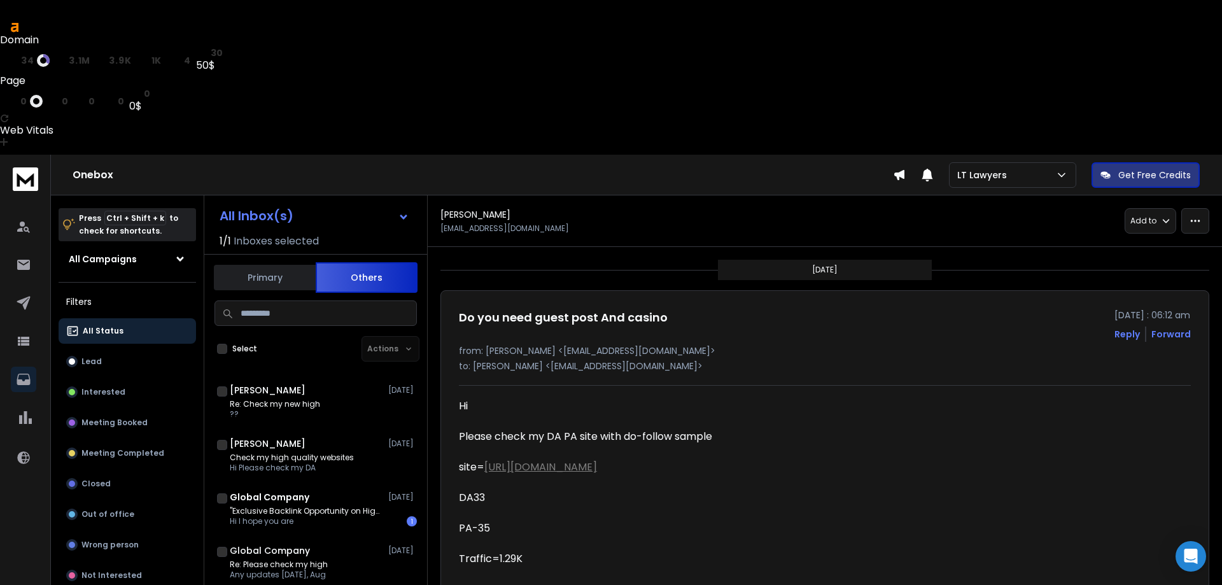
click at [31, 426] on div "H" at bounding box center [25, 447] width 51 height 585
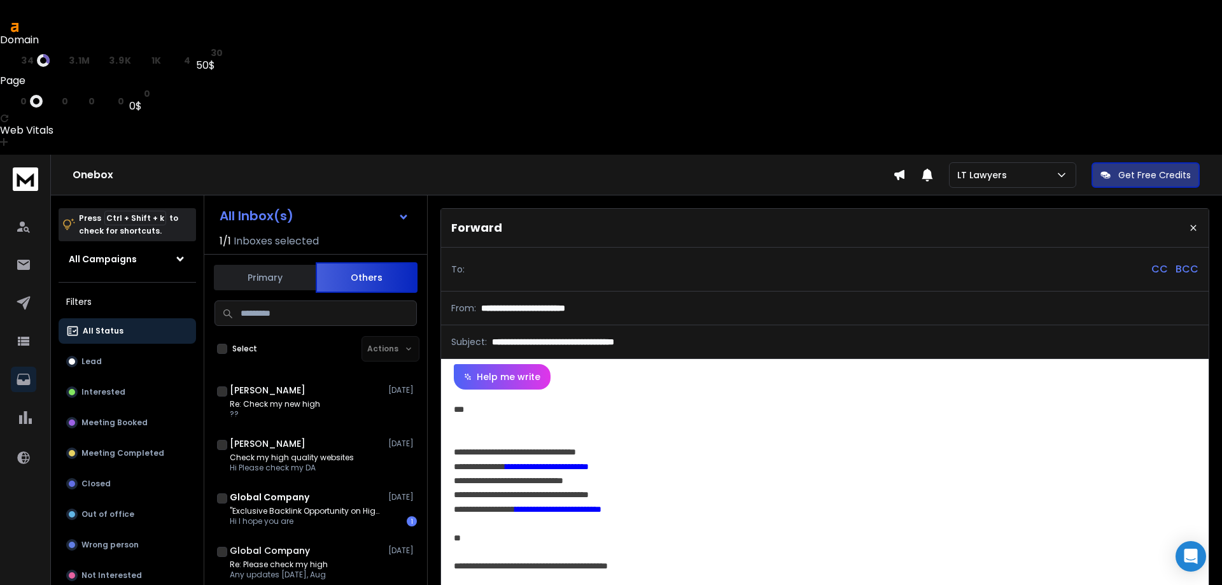
click at [1191, 225] on icon at bounding box center [1193, 228] width 6 height 6
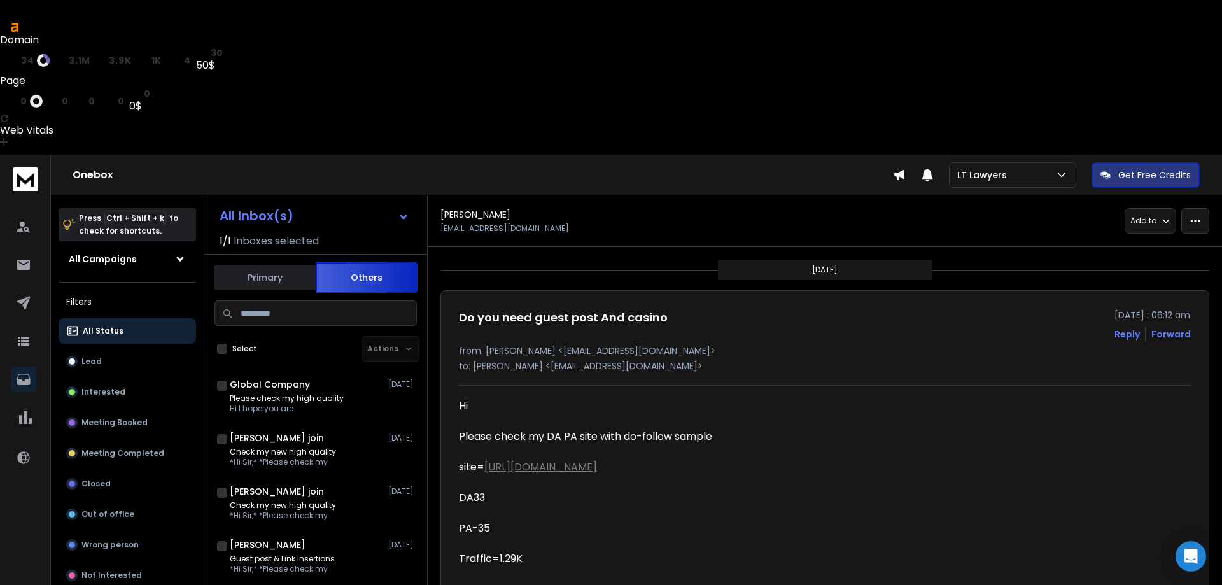
scroll to position [598, 0]
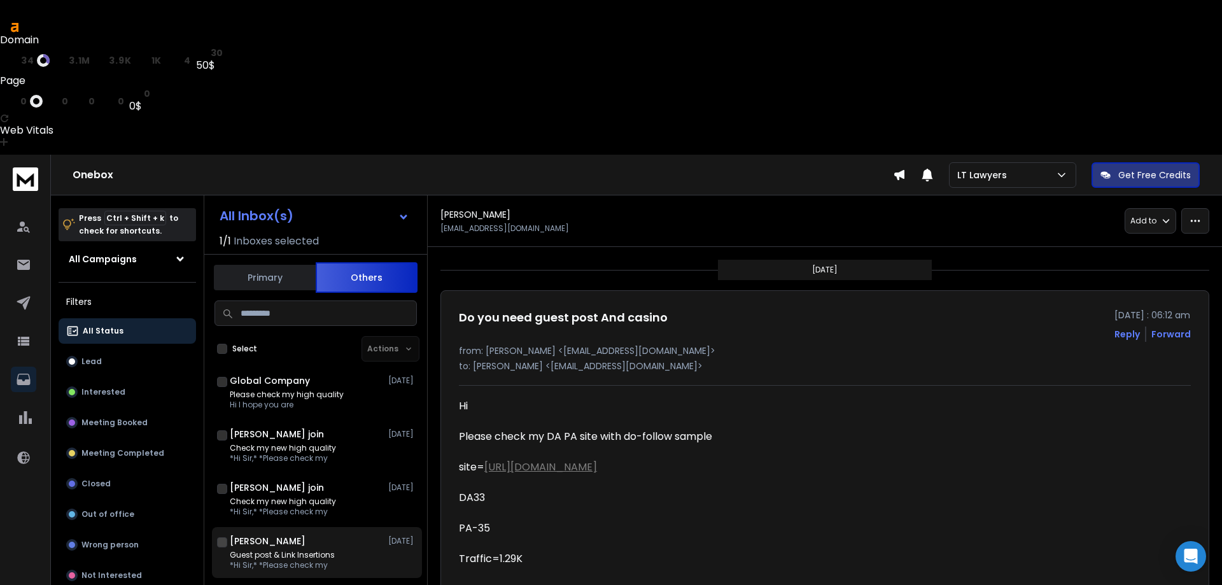
click at [323, 534] on div "Millie Falreya 31 Jul" at bounding box center [323, 540] width 187 height 13
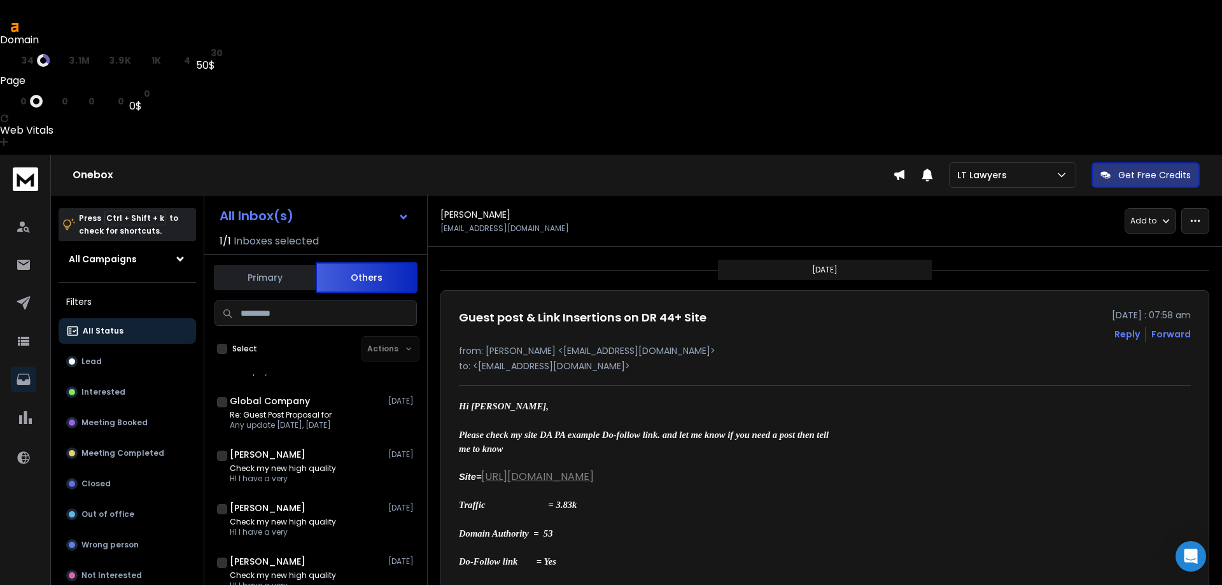
scroll to position [1009, 0]
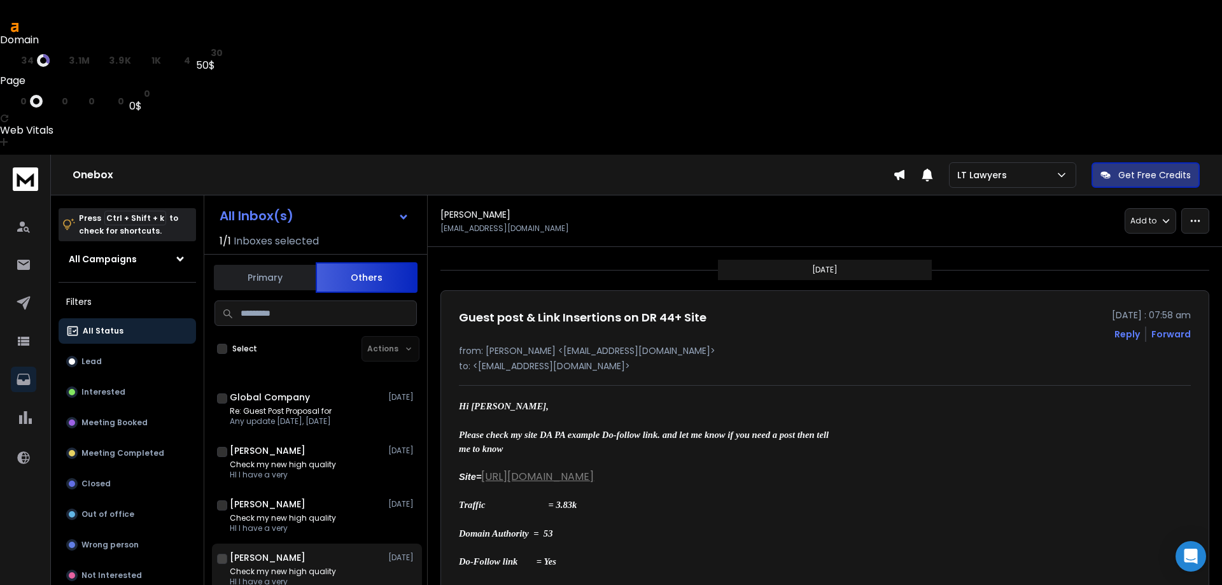
click at [308, 551] on div "Humaira Rajpoot 24 Jul Check my new high quality HI I have a very" at bounding box center [323, 569] width 187 height 36
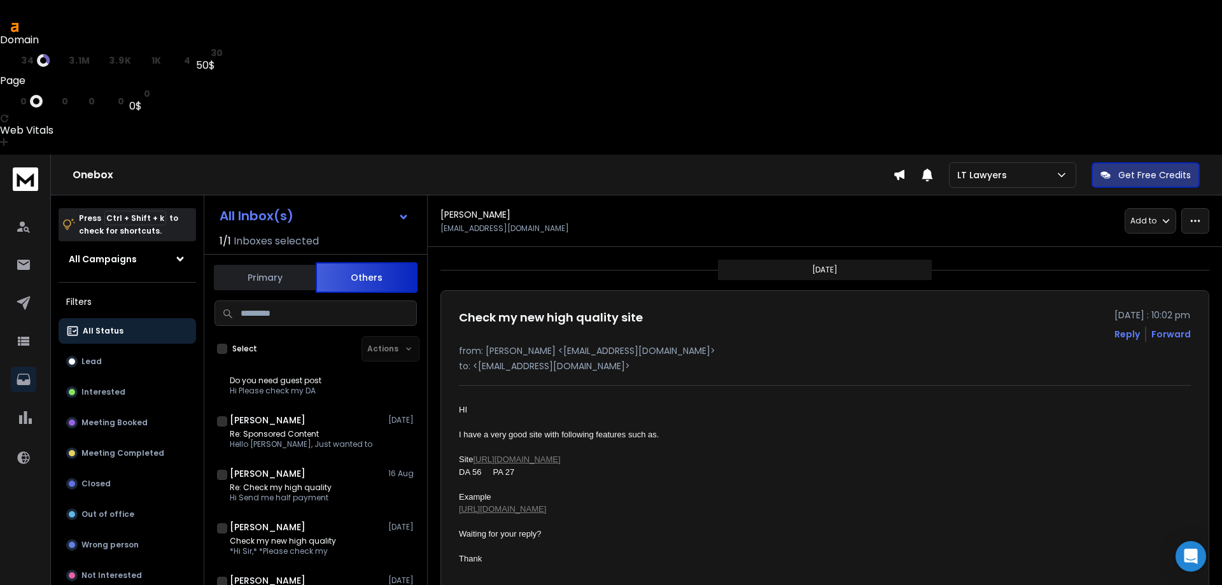
scroll to position [0, 0]
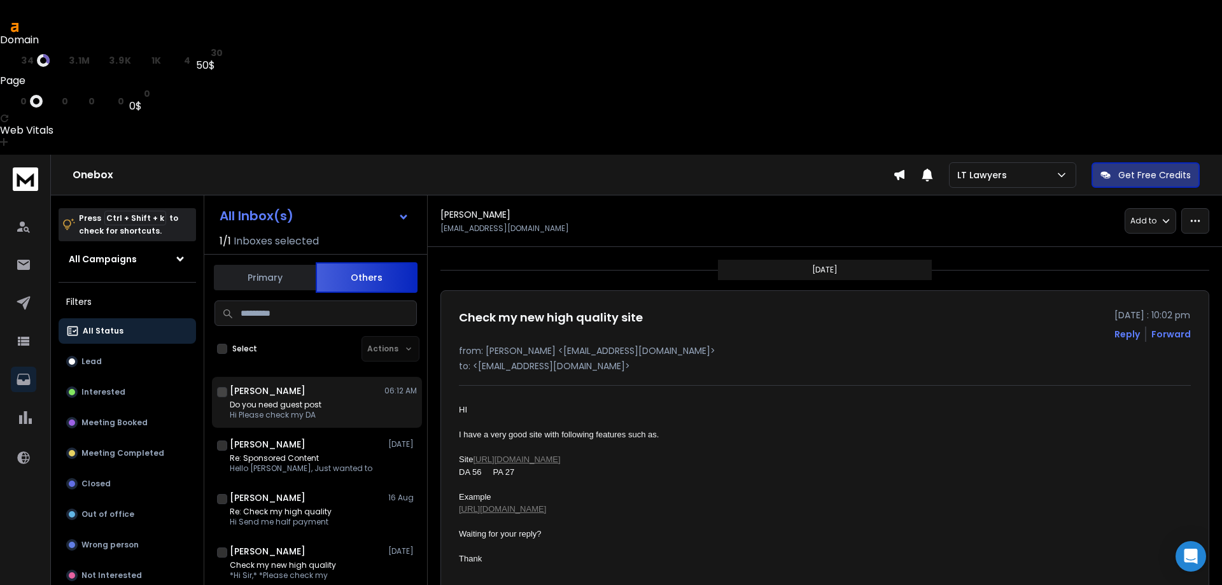
click at [342, 400] on div "Do you need guest post Hi Please check my DA" at bounding box center [323, 410] width 187 height 20
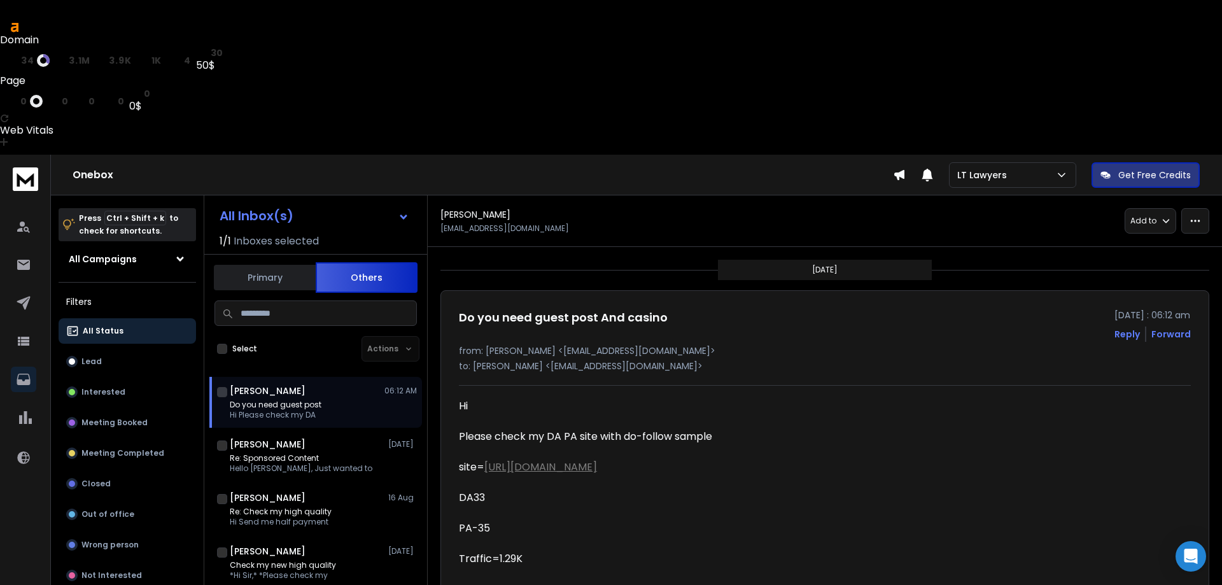
click at [783, 208] on div "Jon Boys JB jonboyslinksale@gmail.com" at bounding box center [630, 220] width 380 height 25
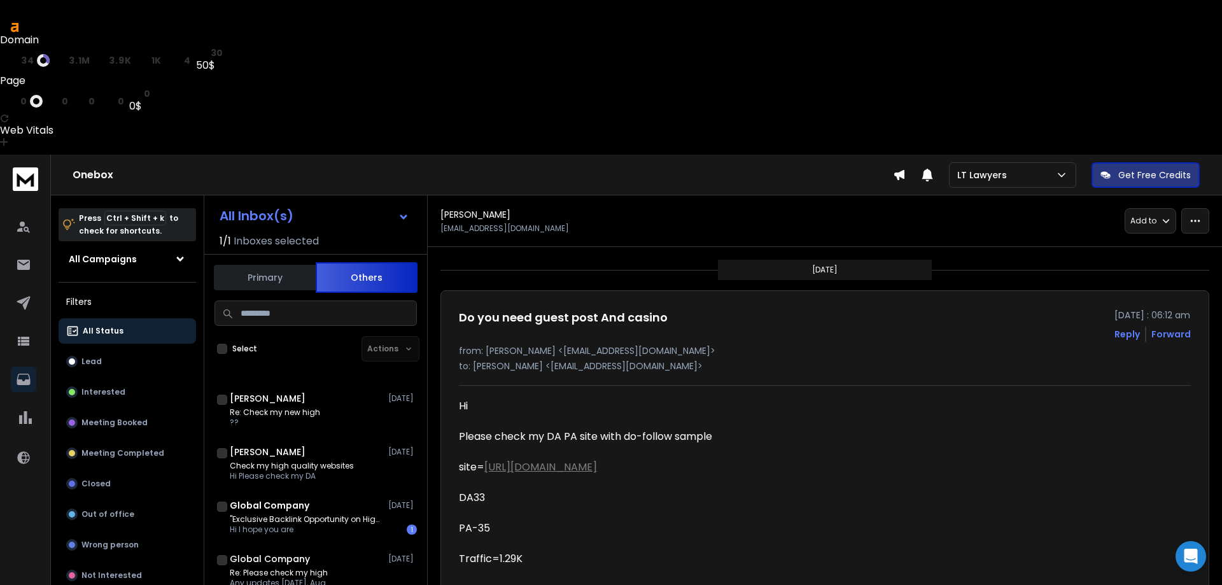
scroll to position [321, 0]
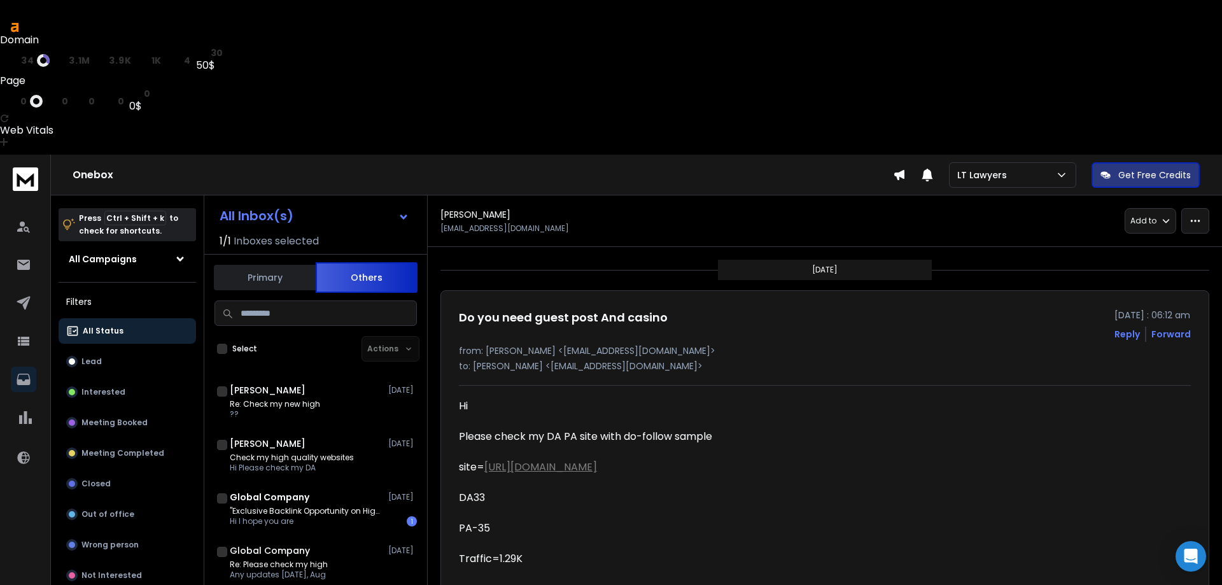
click at [31, 426] on div "H" at bounding box center [25, 447] width 51 height 585
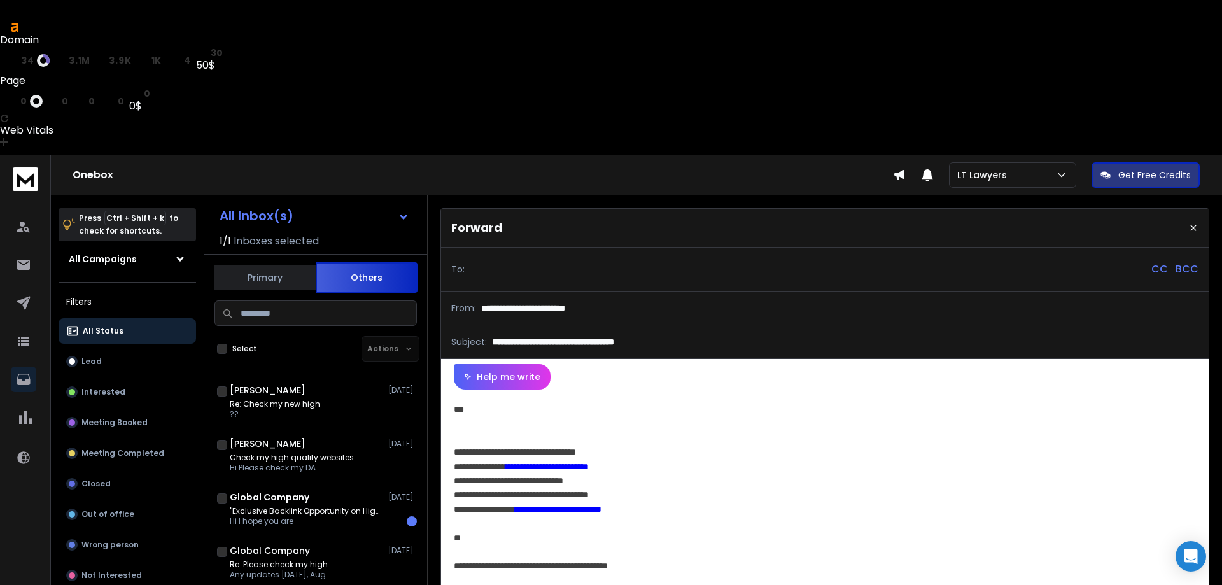
click at [1191, 225] on icon at bounding box center [1193, 228] width 6 height 6
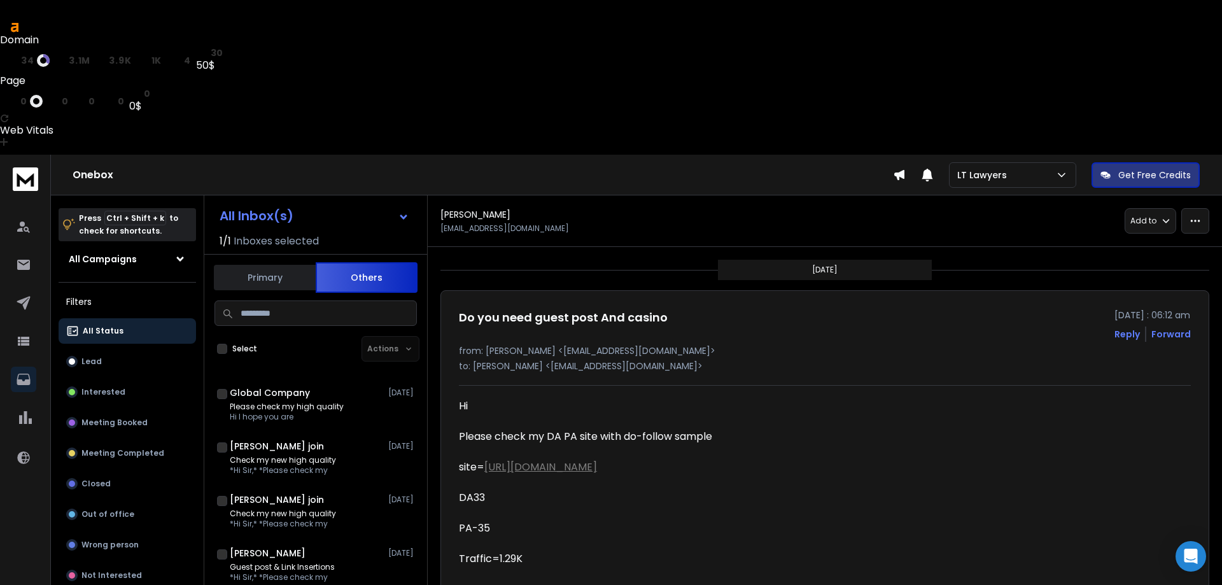
scroll to position [598, 0]
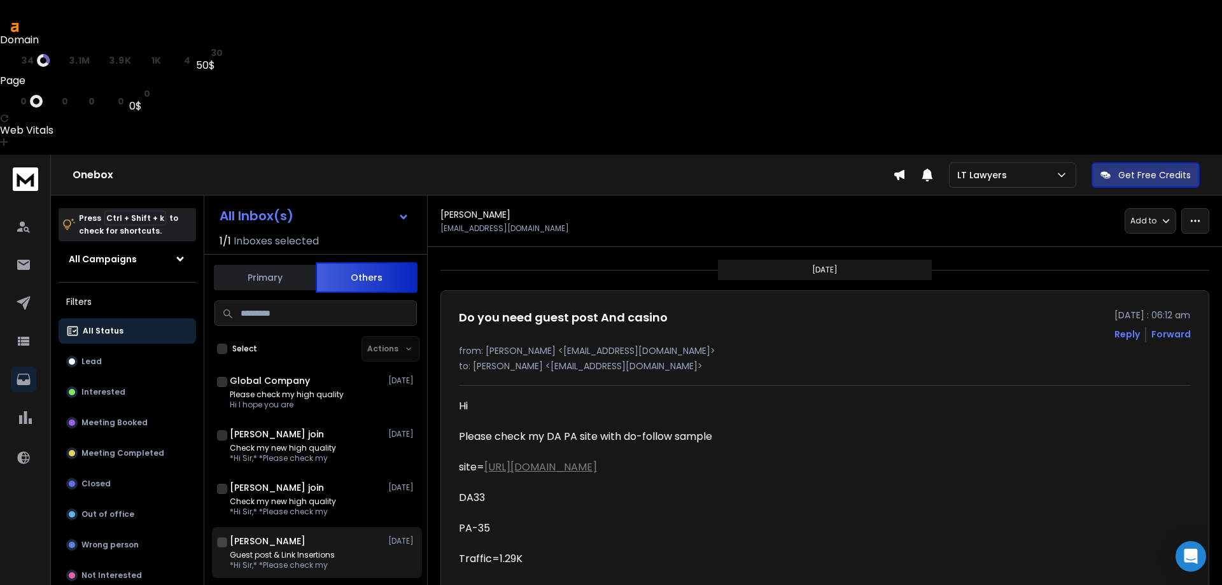
click at [323, 534] on div "Millie Falreya 31 Jul" at bounding box center [323, 540] width 187 height 13
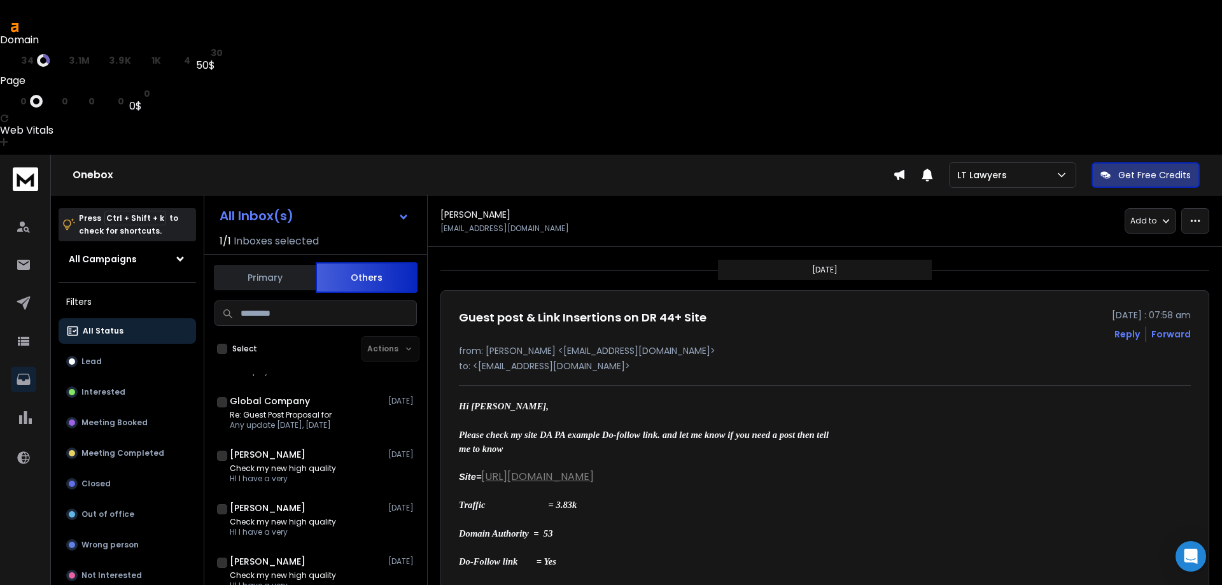
scroll to position [1009, 0]
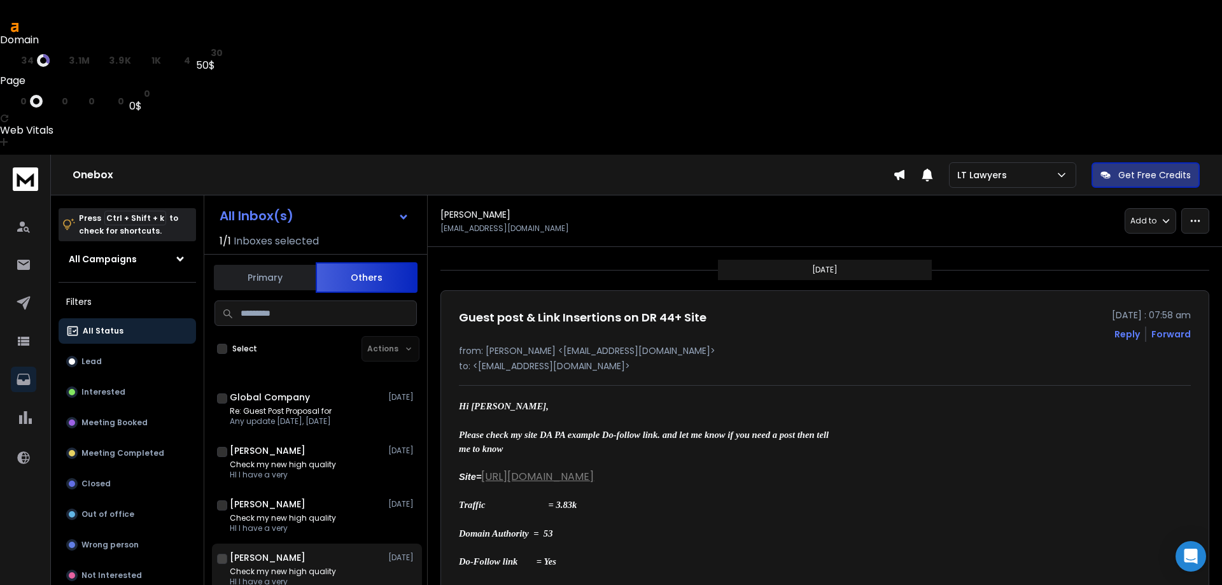
click at [308, 551] on div "Humaira Rajpoot 24 Jul Check my new high quality HI I have a very" at bounding box center [323, 569] width 187 height 36
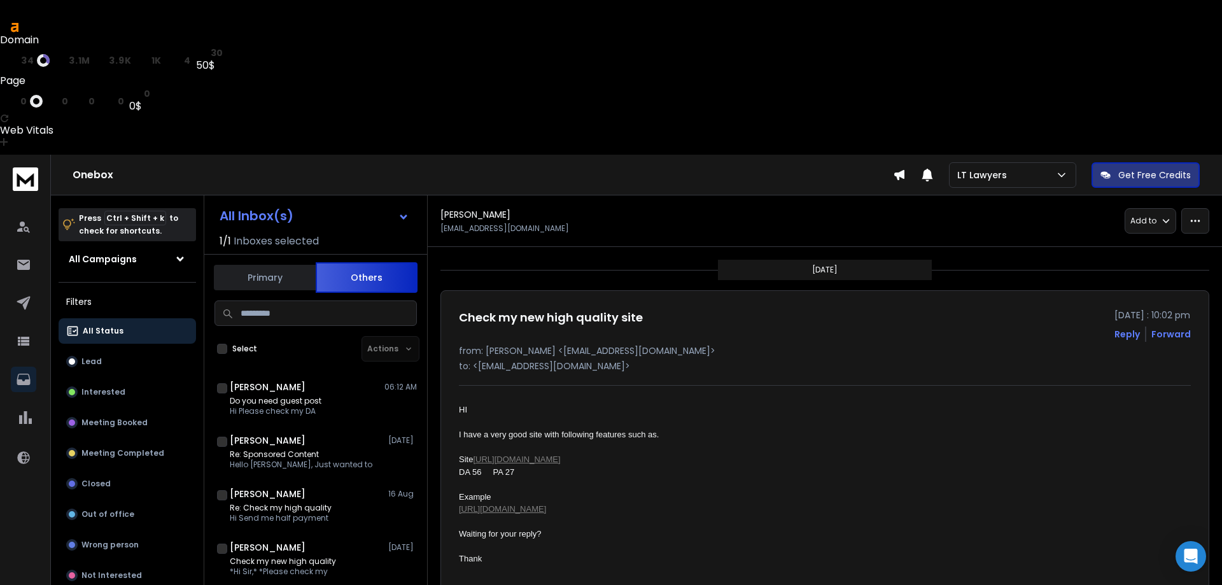
scroll to position [0, 0]
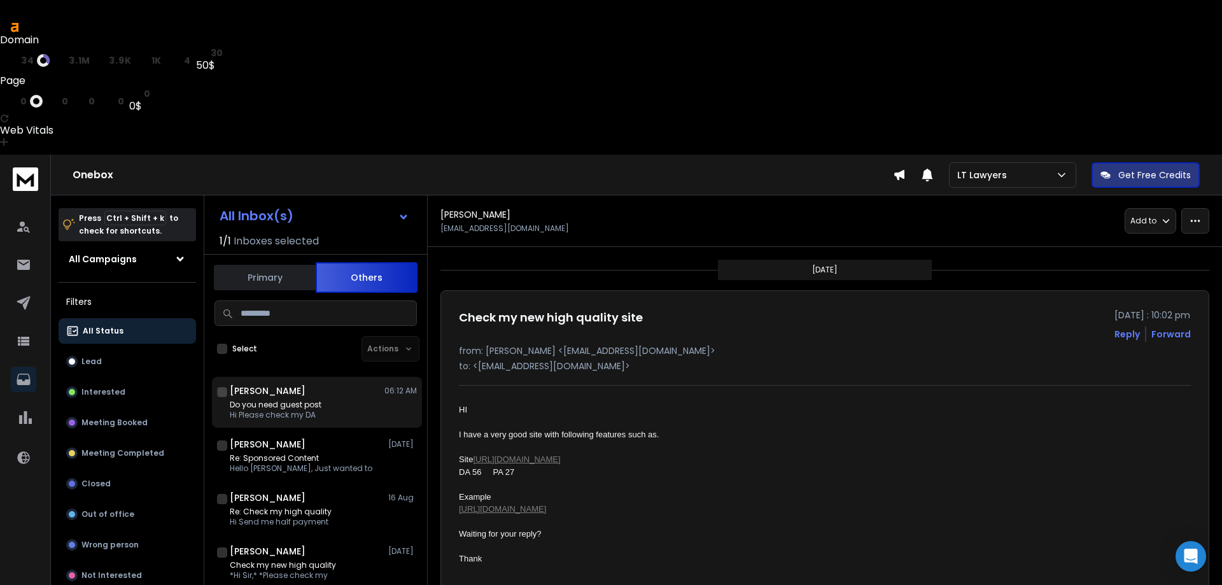
click at [342, 400] on div "Do you need guest post Hi Please check my DA" at bounding box center [323, 410] width 187 height 20
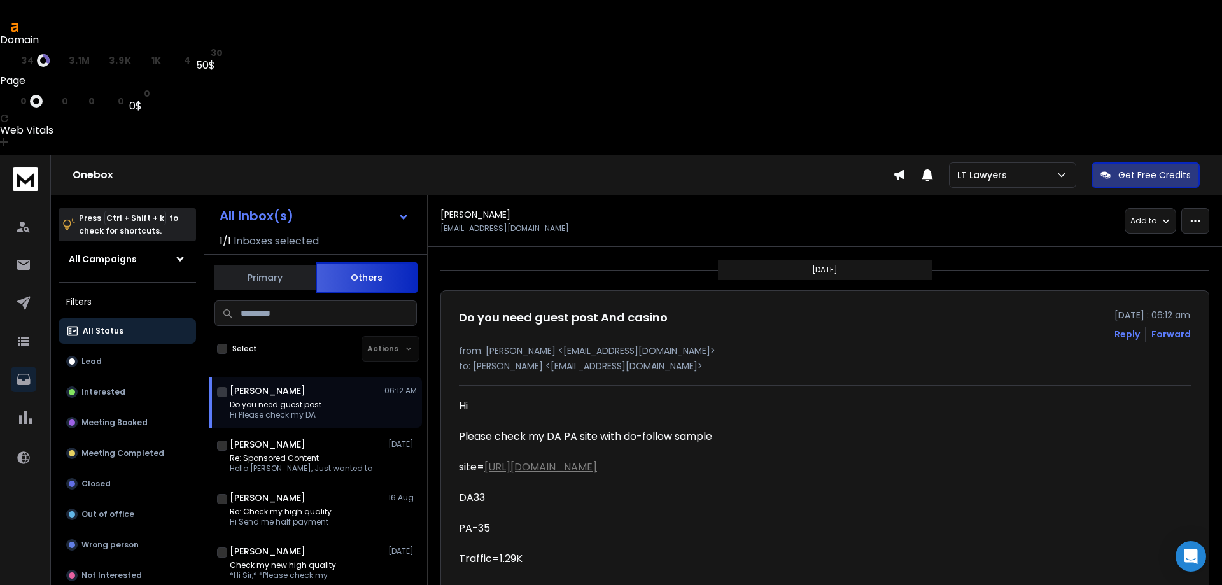
click at [783, 208] on div "Jon Boys JB jonboyslinksale@gmail.com" at bounding box center [630, 220] width 380 height 25
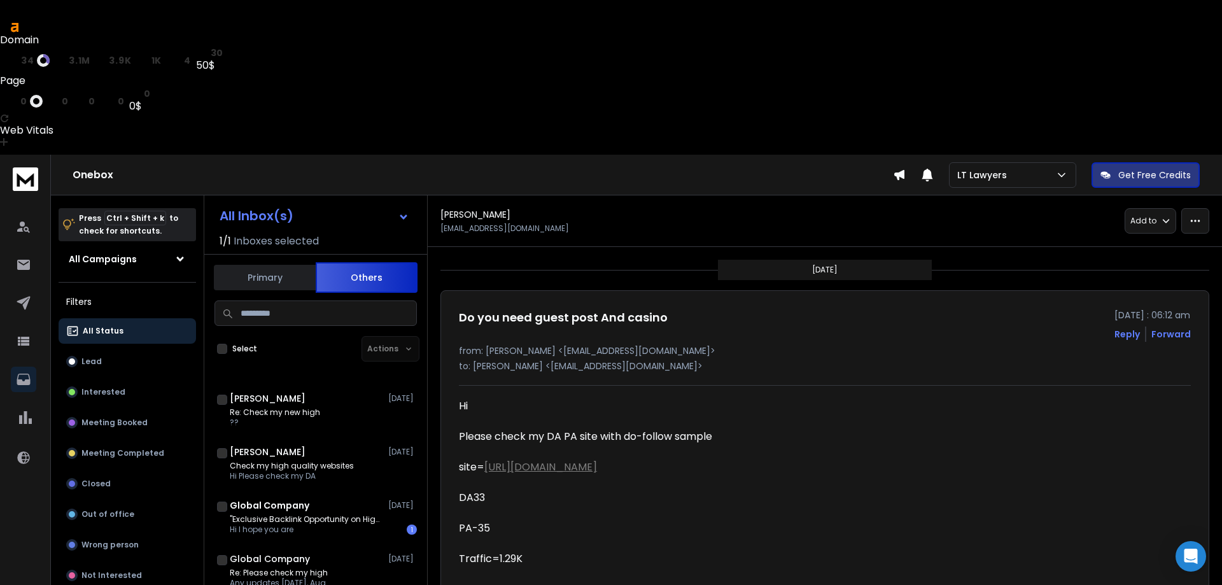
scroll to position [321, 0]
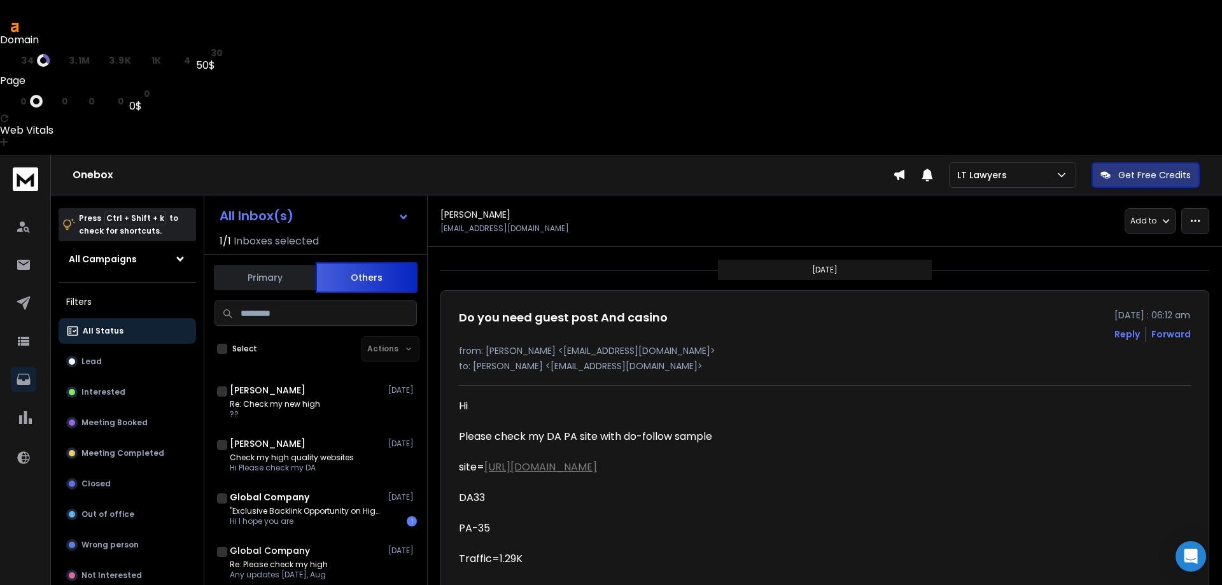
click at [31, 426] on div "H" at bounding box center [25, 447] width 51 height 585
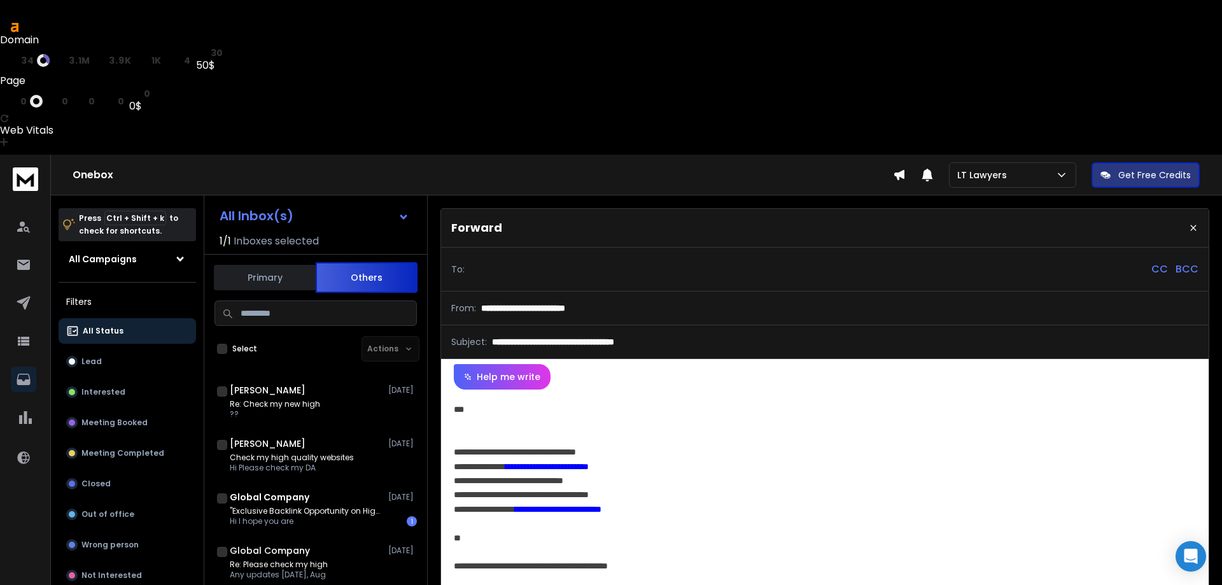
click at [1191, 225] on icon at bounding box center [1193, 228] width 6 height 6
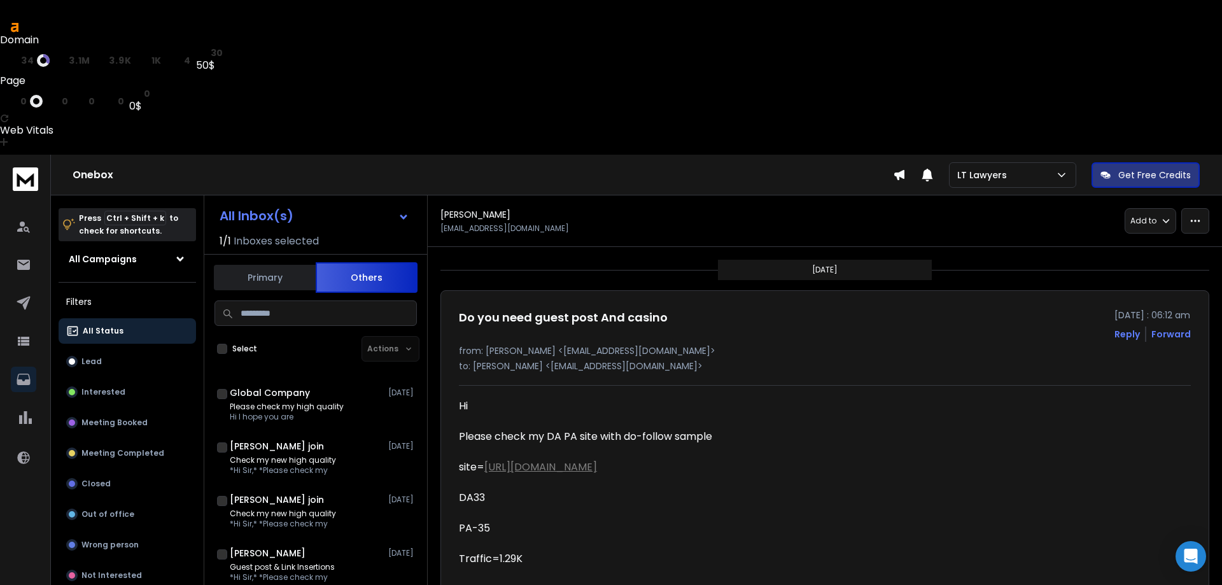
scroll to position [598, 0]
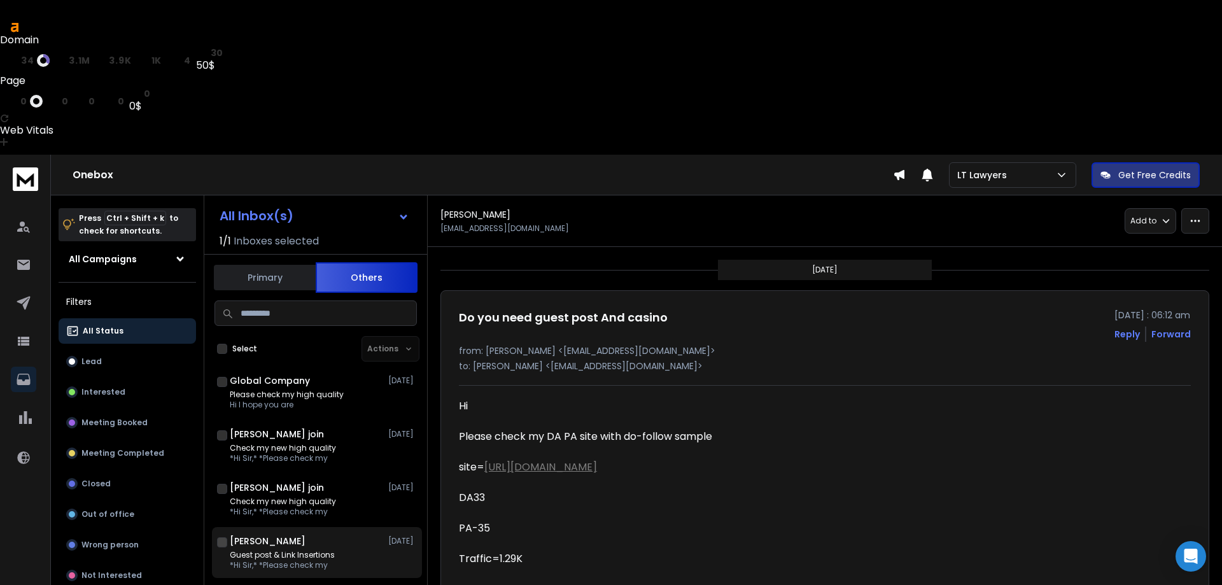
click at [323, 534] on div "Millie Falreya 31 Jul" at bounding box center [323, 540] width 187 height 13
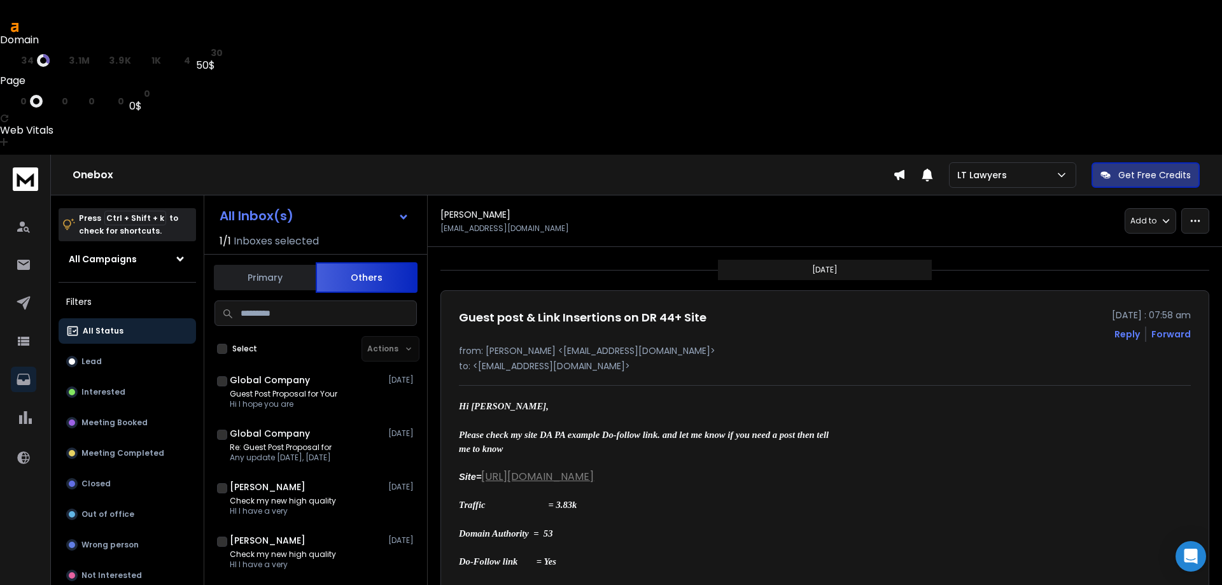
scroll to position [1010, 0]
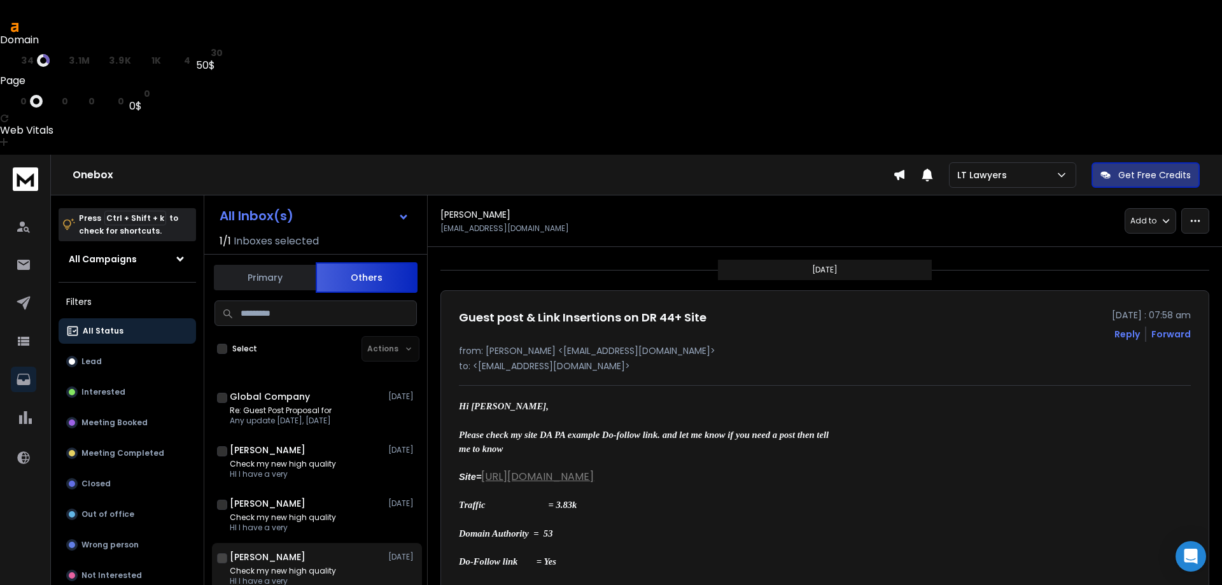
click at [308, 550] on div "Humaira Rajpoot 24 Jul Check my new high quality HI I have a very" at bounding box center [323, 568] width 187 height 36
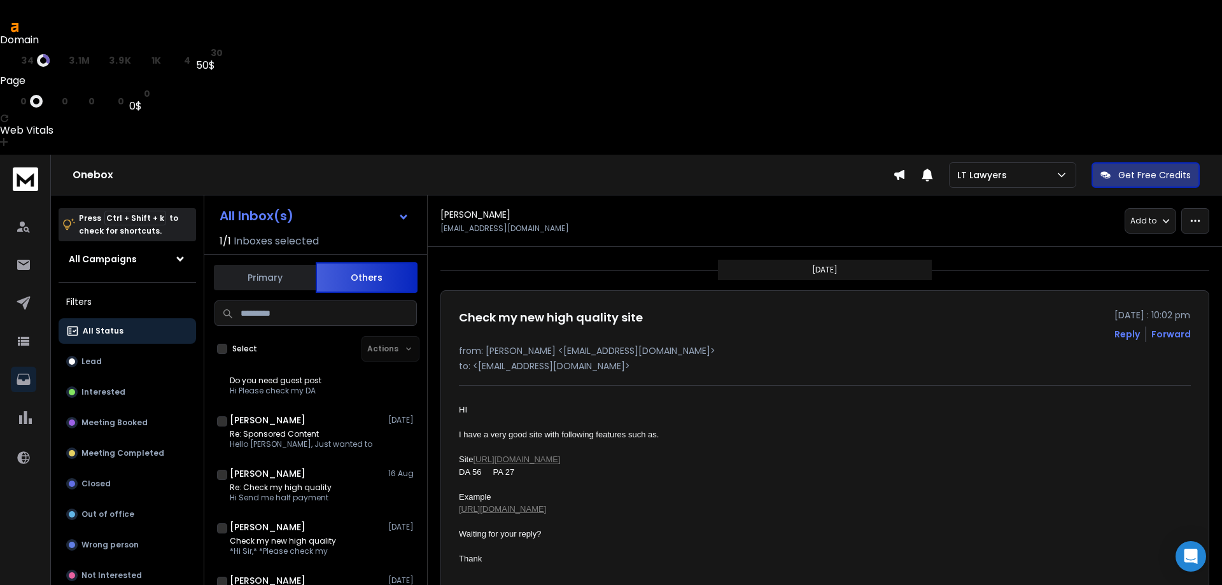
scroll to position [0, 0]
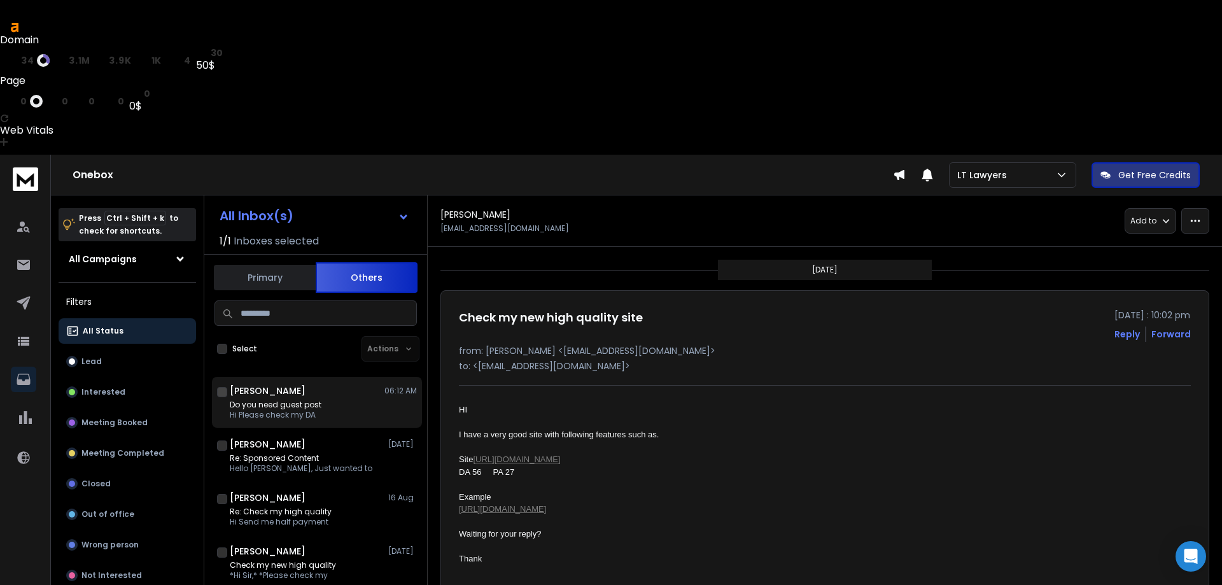
click at [342, 400] on div "Do you need guest post Hi Please check my DA" at bounding box center [323, 410] width 187 height 20
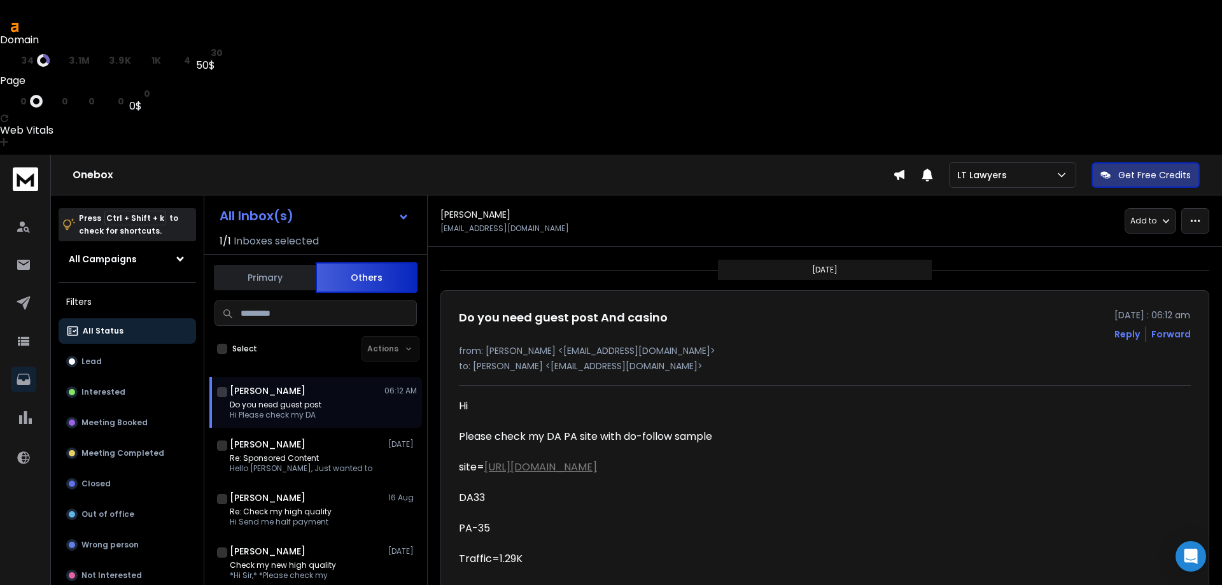
click at [783, 208] on div "Jon Boys JB jonboyslinksale@gmail.com" at bounding box center [630, 220] width 380 height 25
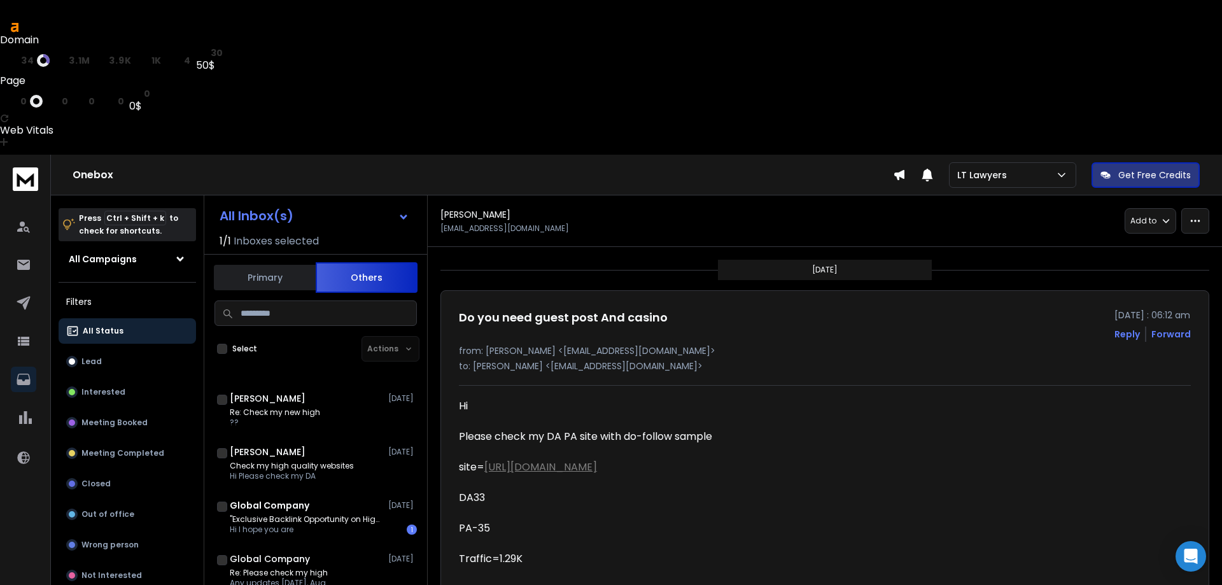
scroll to position [321, 0]
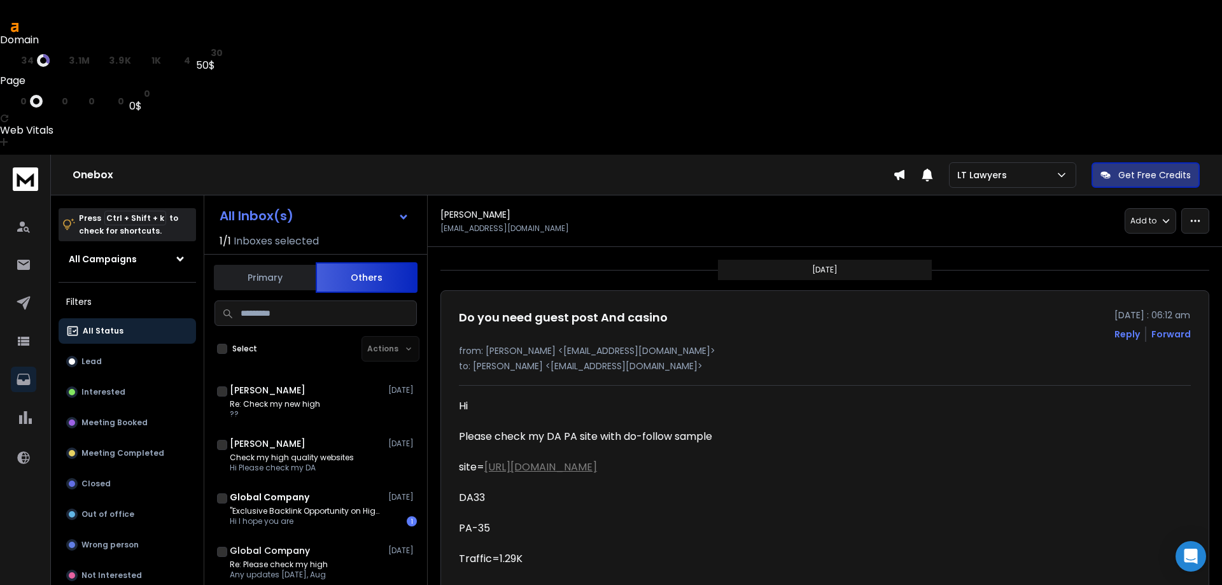
click at [31, 426] on div "H" at bounding box center [25, 447] width 51 height 585
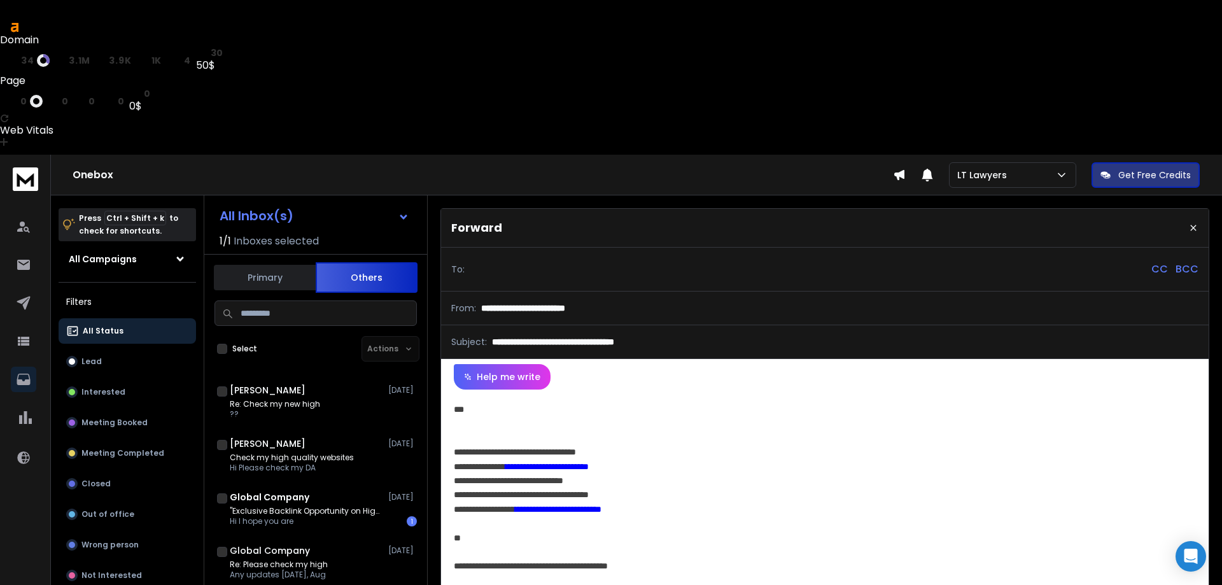
click at [1191, 225] on icon at bounding box center [1193, 228] width 6 height 6
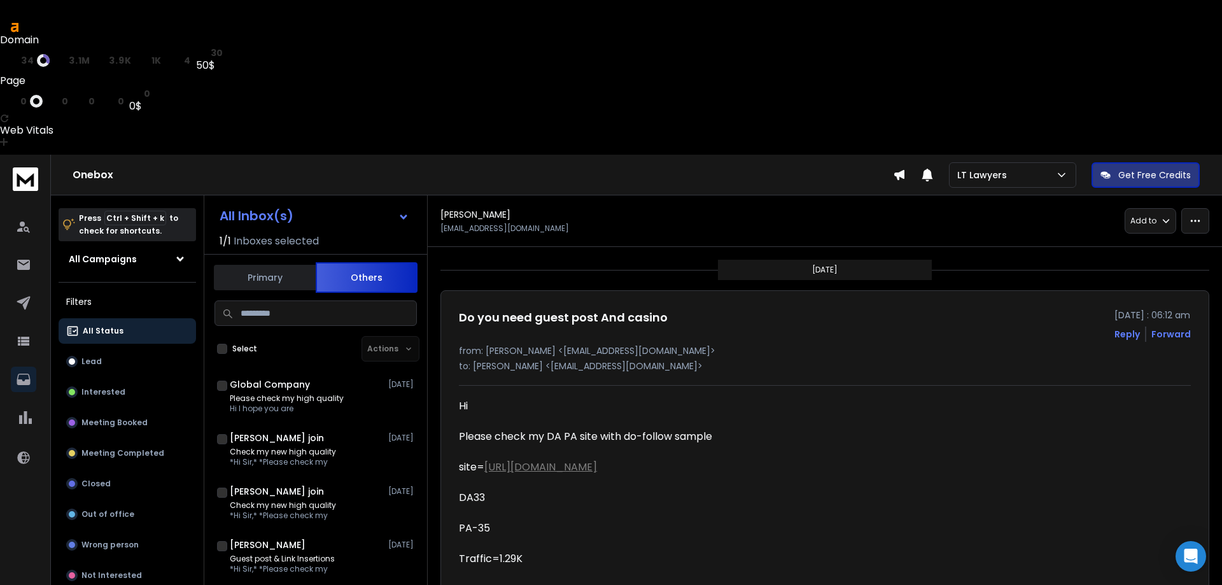
scroll to position [598, 0]
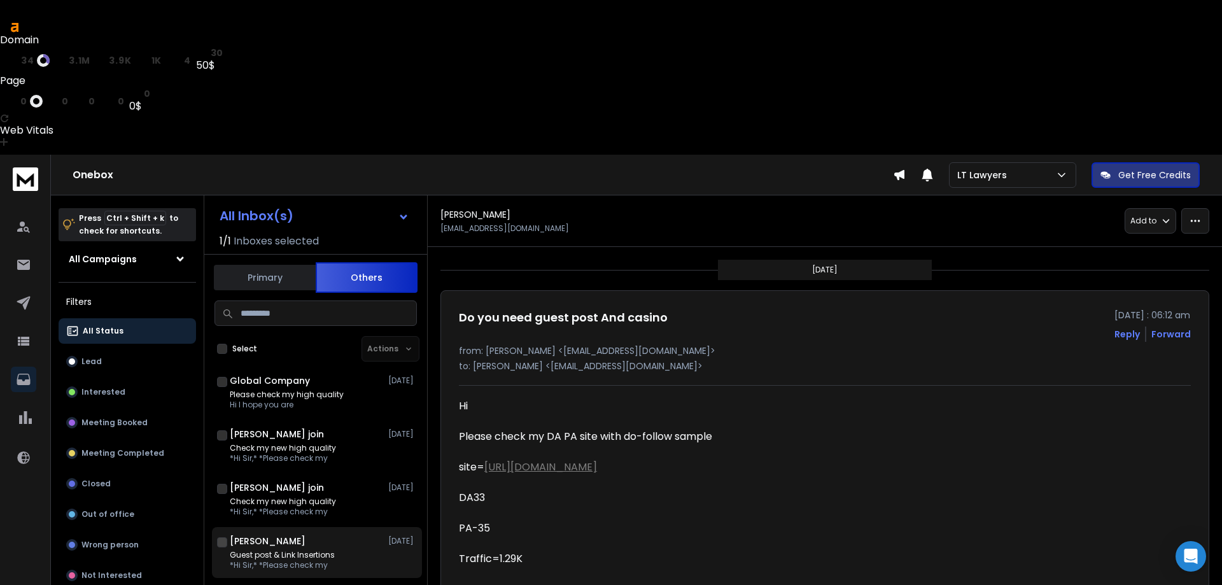
click at [323, 534] on div "Millie Falreya 31 Jul" at bounding box center [323, 540] width 187 height 13
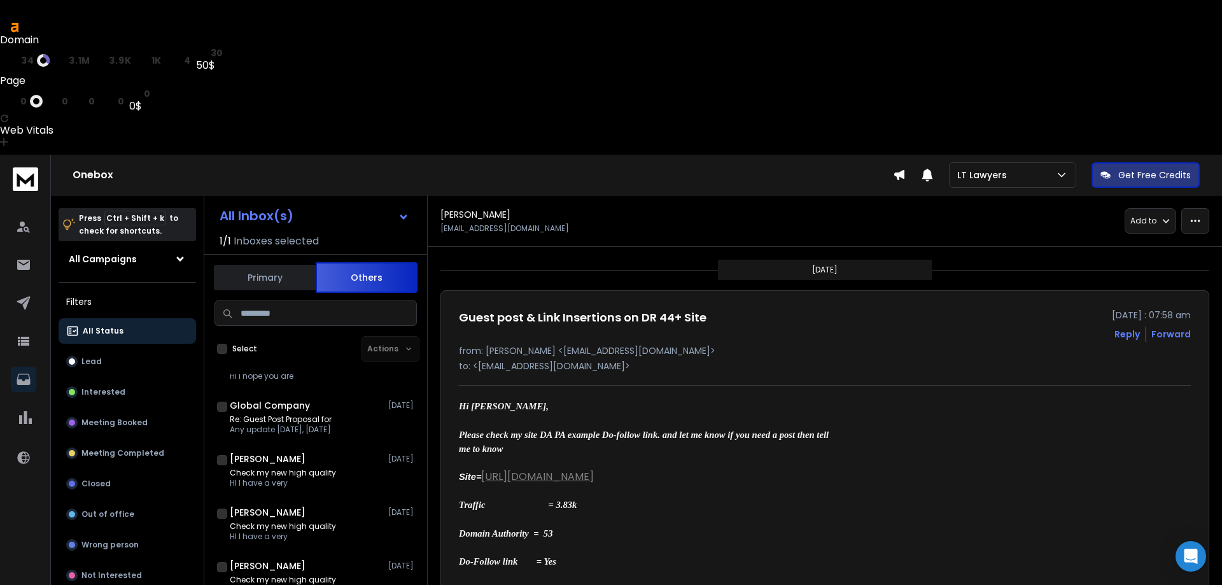
scroll to position [1010, 0]
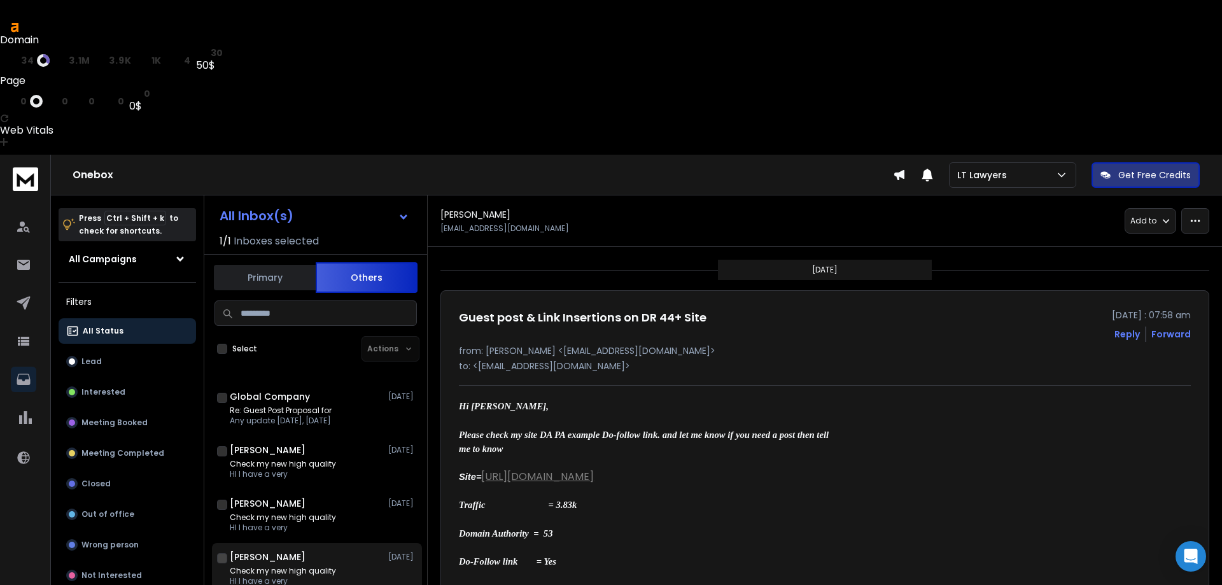
click at [308, 550] on div "Humaira Rajpoot 24 Jul Check my new high quality HI I have a very" at bounding box center [323, 568] width 187 height 36
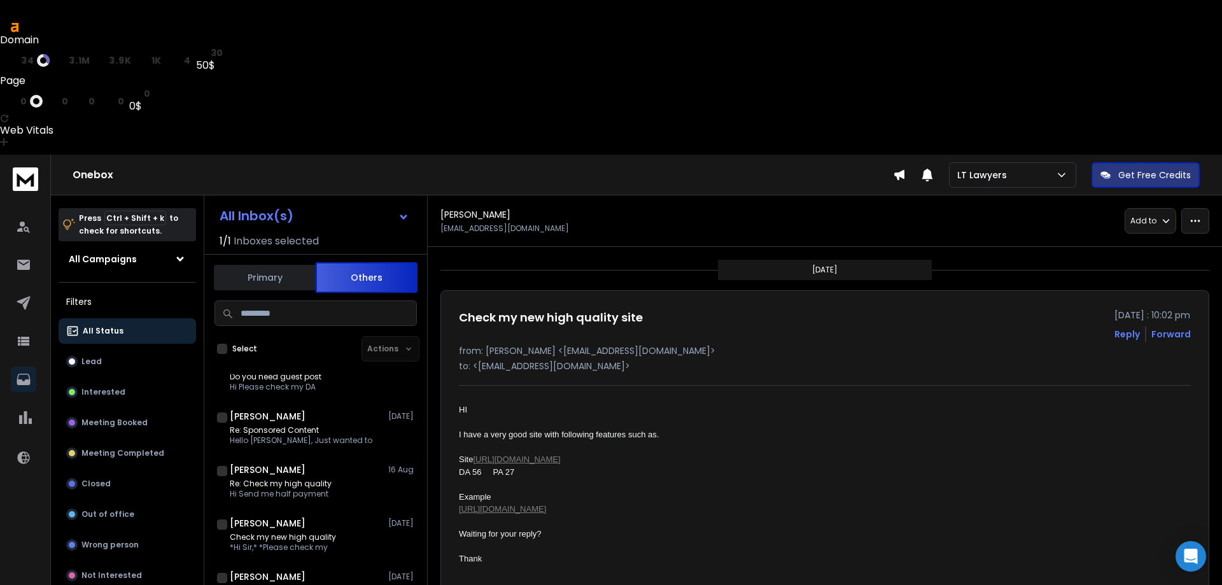
scroll to position [0, 0]
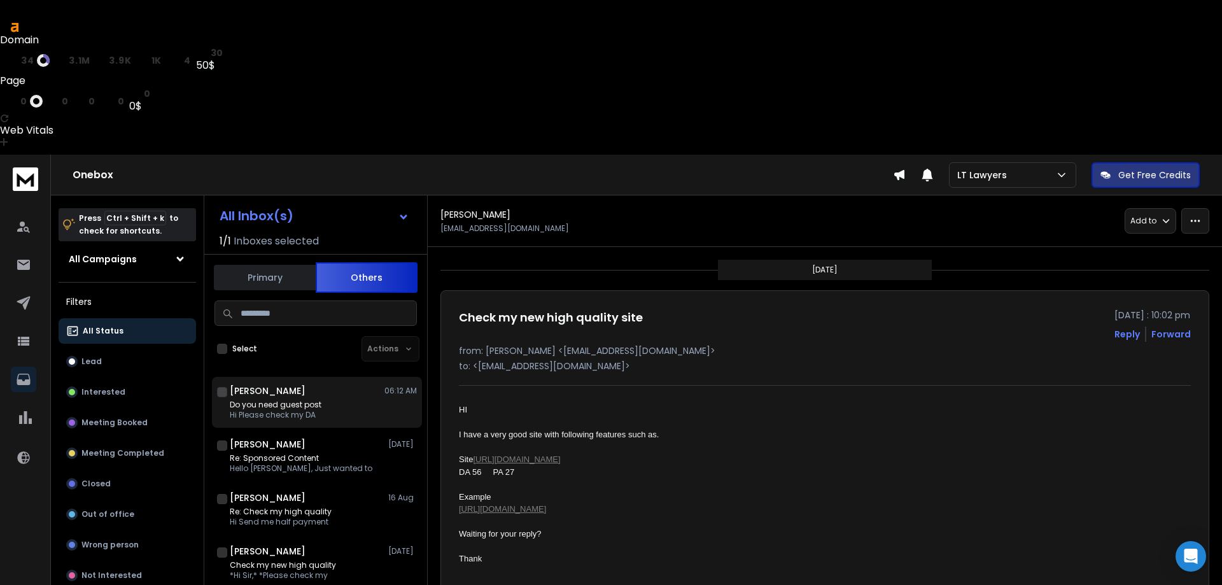
click at [342, 400] on div "Do you need guest post Hi Please check my DA" at bounding box center [323, 410] width 187 height 20
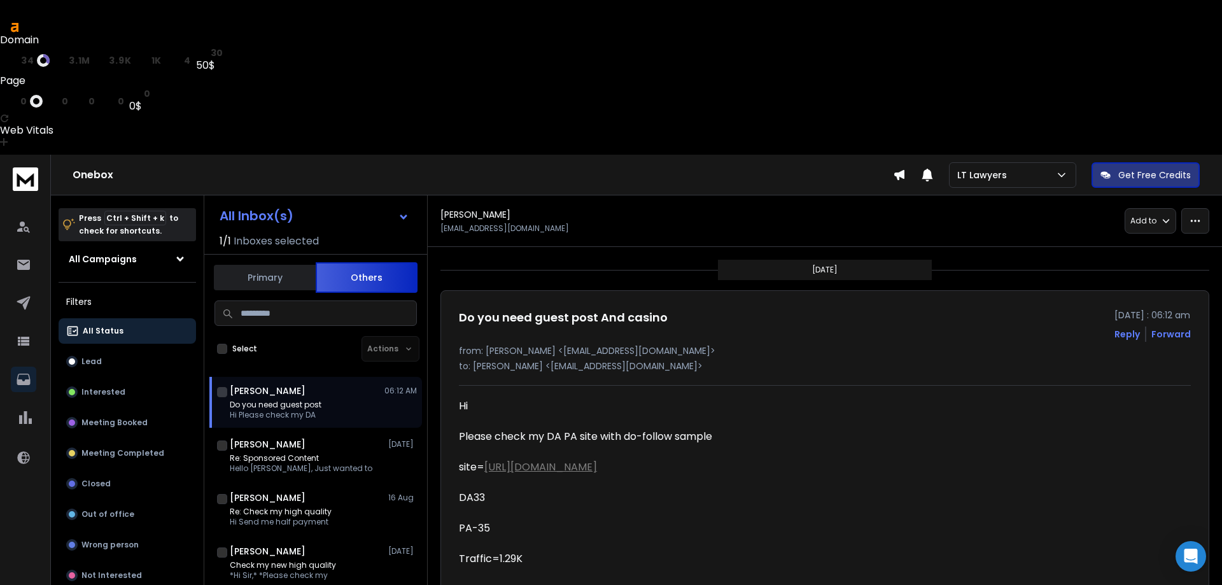
click at [783, 208] on div "Jon Boys JB jonboyslinksale@gmail.com" at bounding box center [630, 220] width 380 height 25
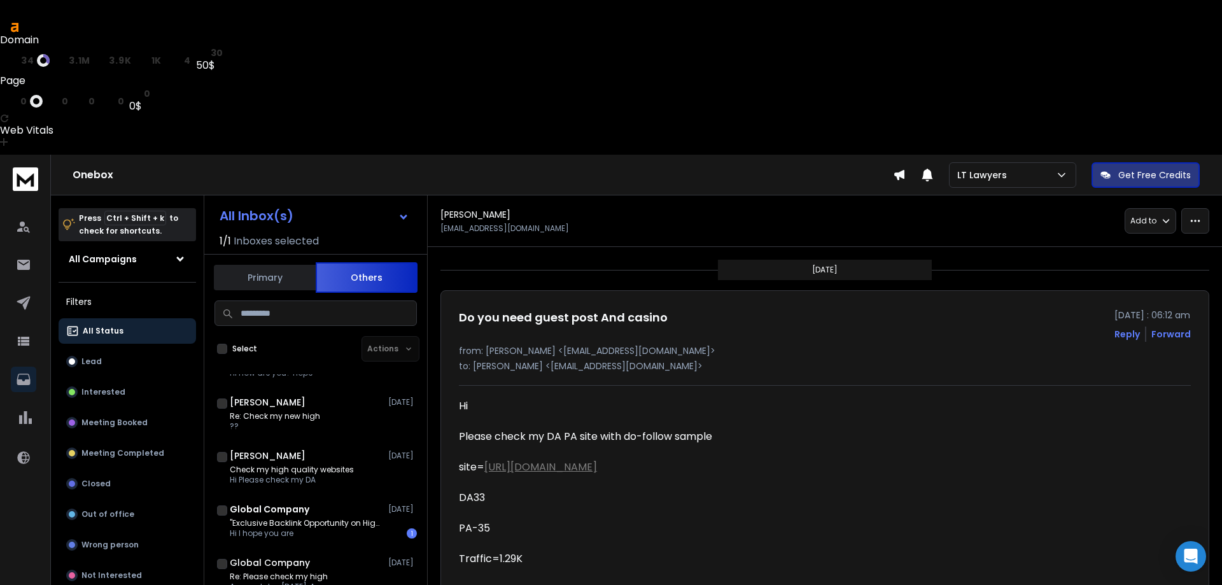
scroll to position [321, 0]
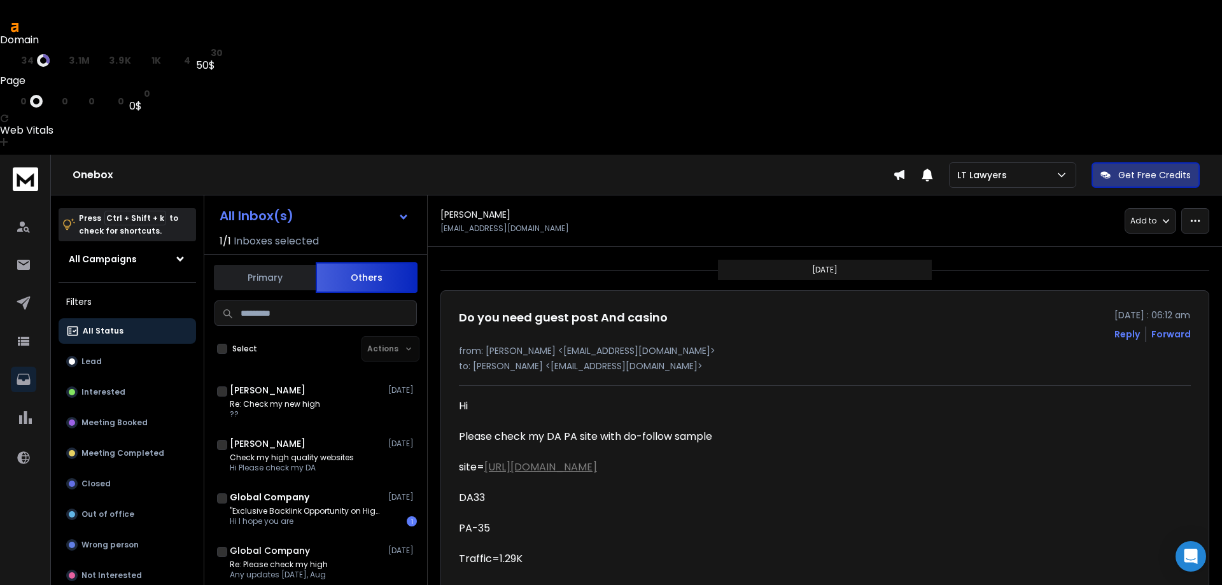
click at [31, 426] on div "H" at bounding box center [25, 447] width 51 height 585
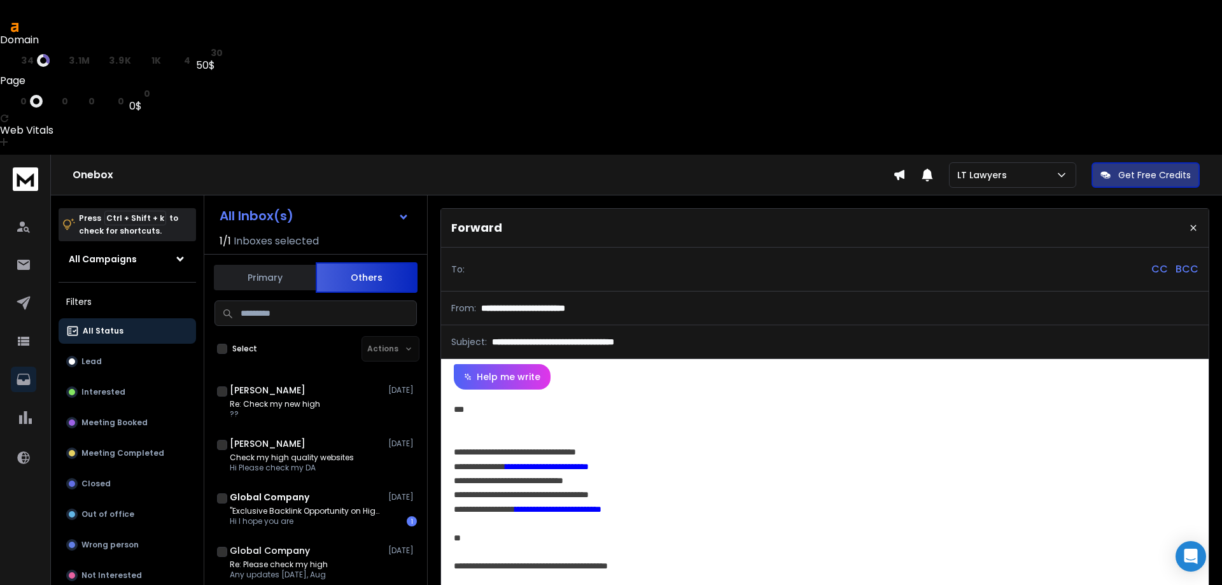
click at [1191, 225] on icon at bounding box center [1193, 228] width 6 height 6
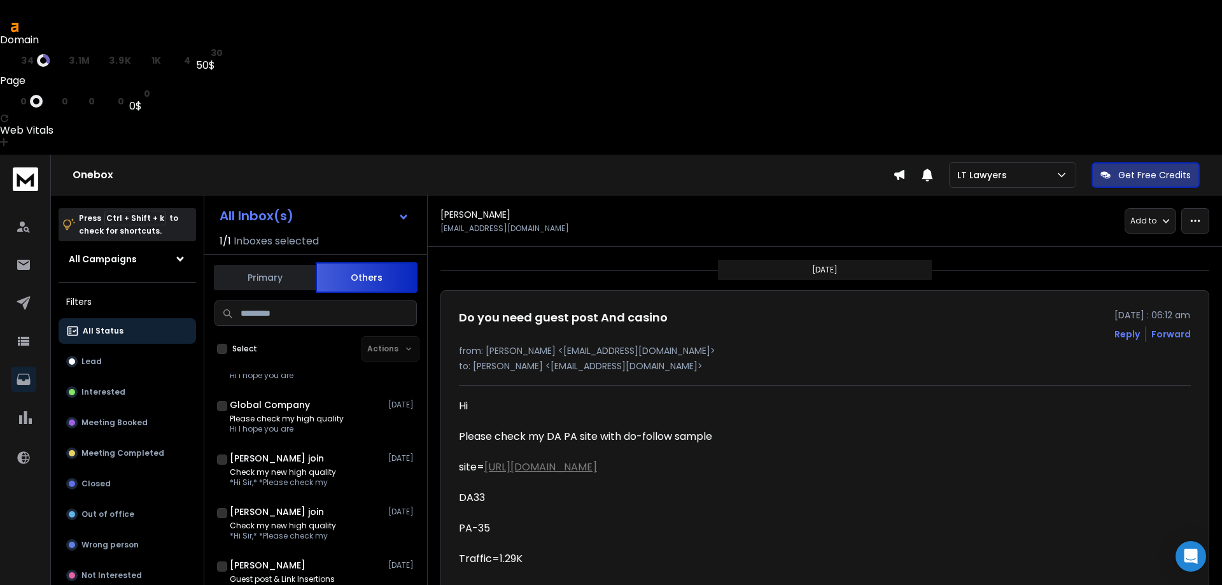
scroll to position [599, 0]
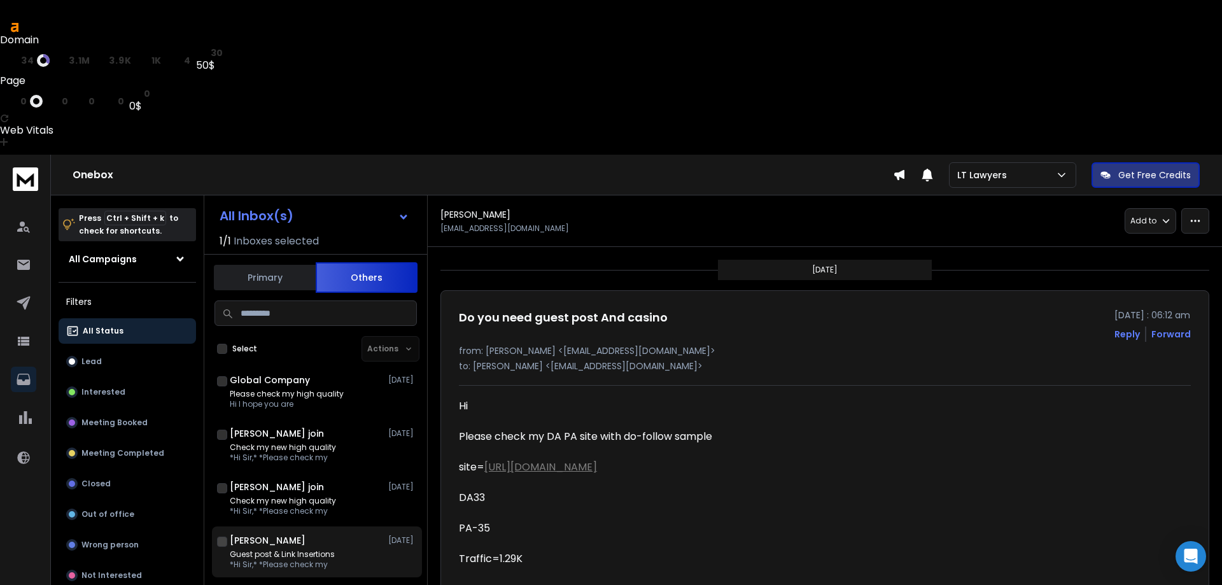
click at [323, 534] on div "Millie Falreya 31 Jul" at bounding box center [323, 540] width 187 height 13
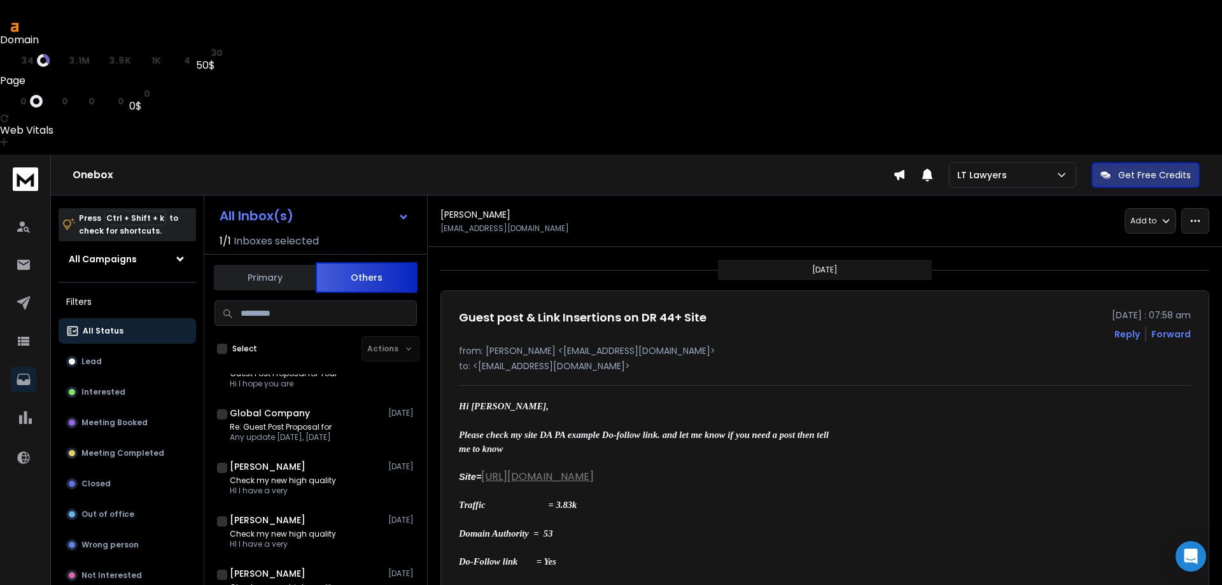
scroll to position [1014, 0]
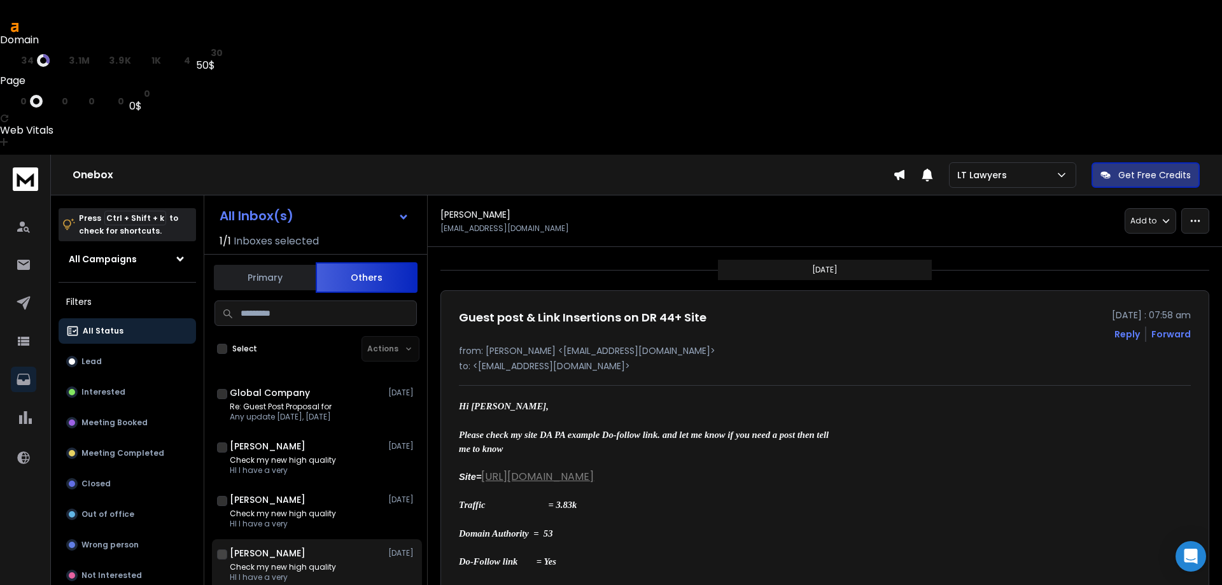
click at [308, 562] on p "Check my new high quality" at bounding box center [283, 567] width 106 height 10
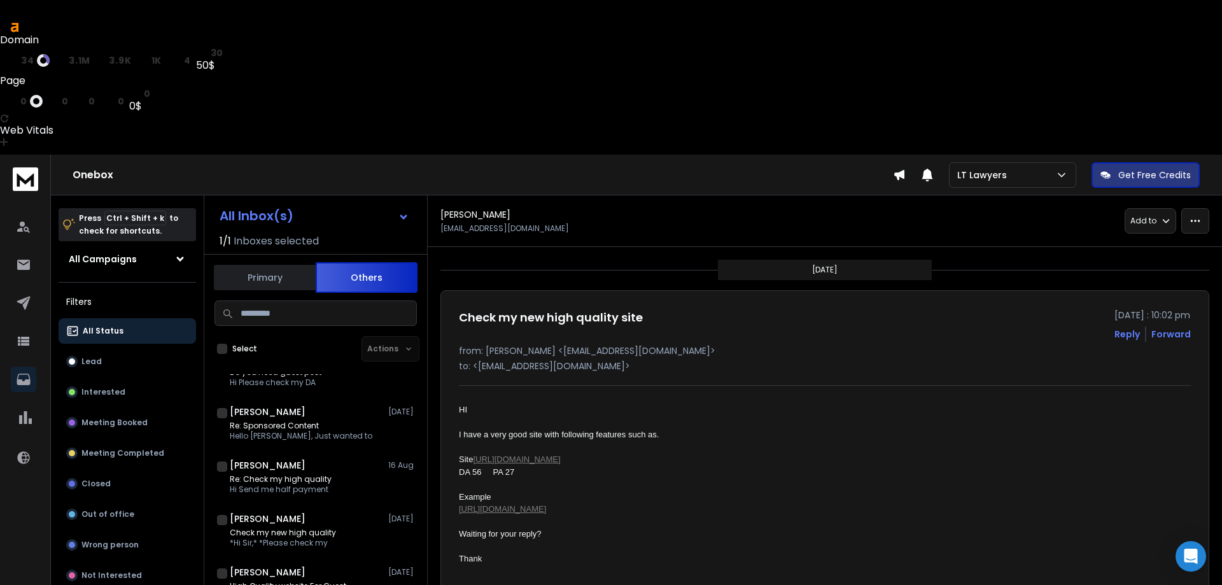
scroll to position [0, 0]
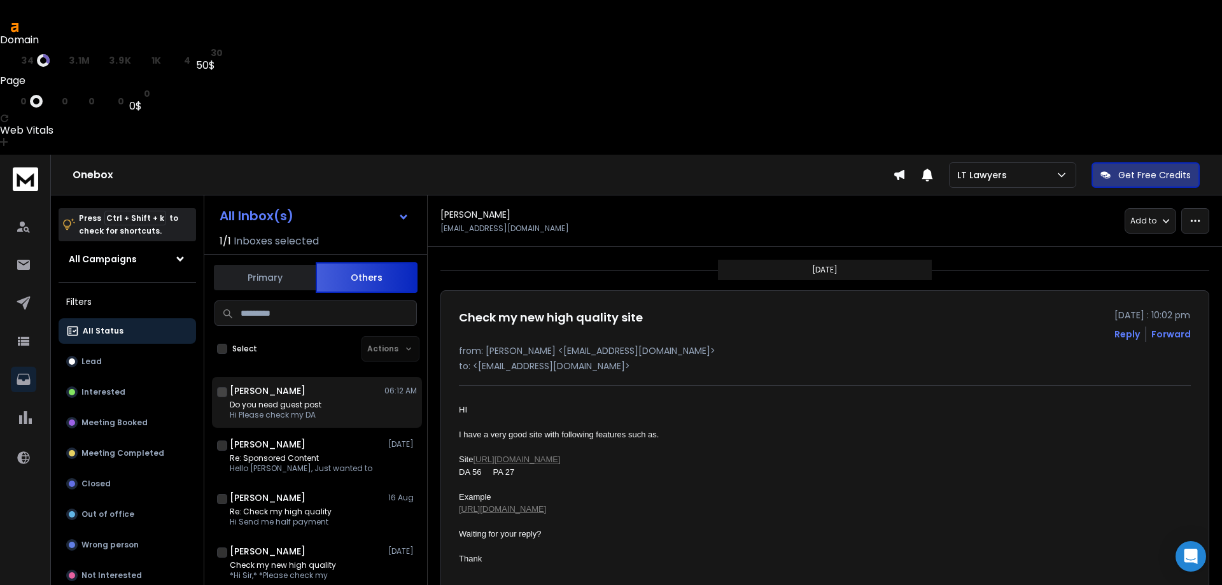
click at [342, 400] on div "Do you need guest post Hi Please check my DA" at bounding box center [323, 410] width 187 height 20
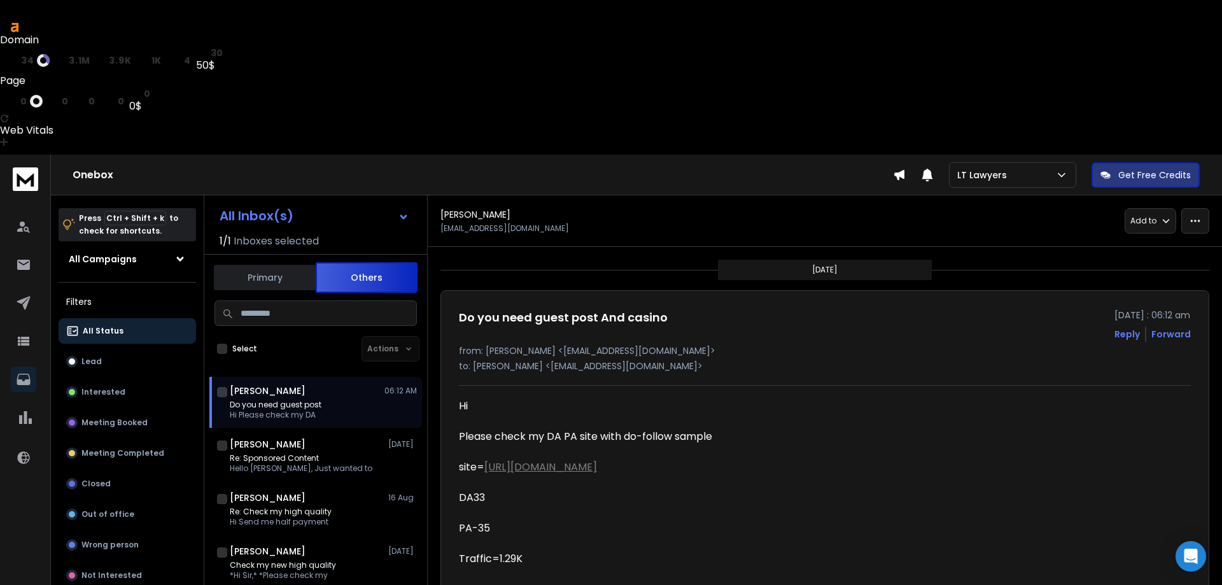
click at [783, 208] on div "Jon Boys JB jonboyslinksale@gmail.com" at bounding box center [630, 220] width 380 height 25
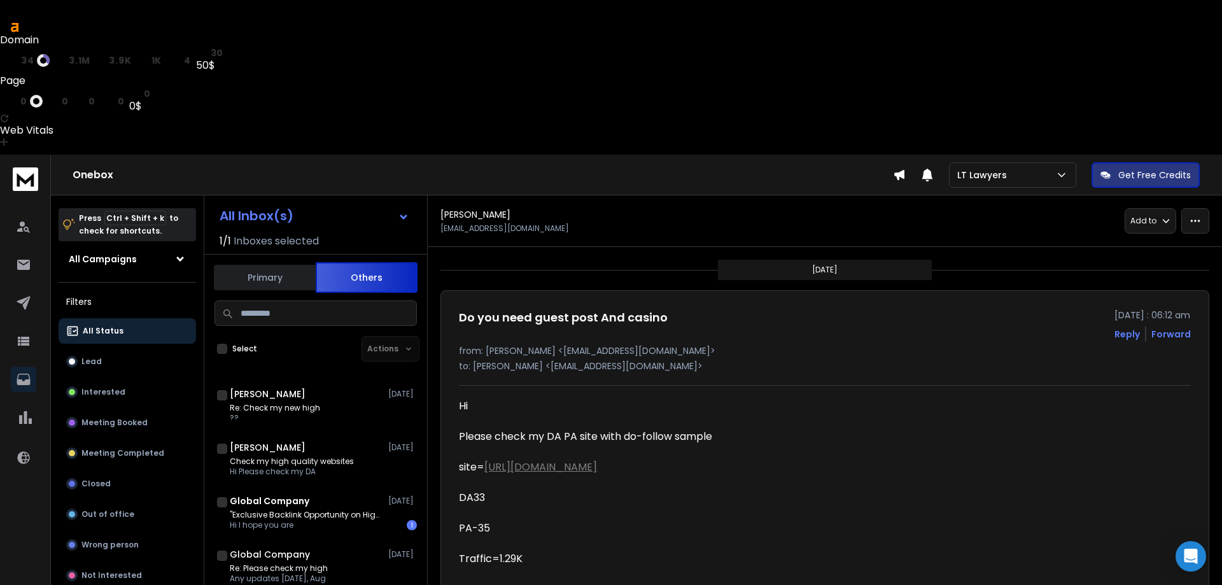
scroll to position [321, 0]
click at [31, 426] on div "H" at bounding box center [25, 447] width 51 height 585
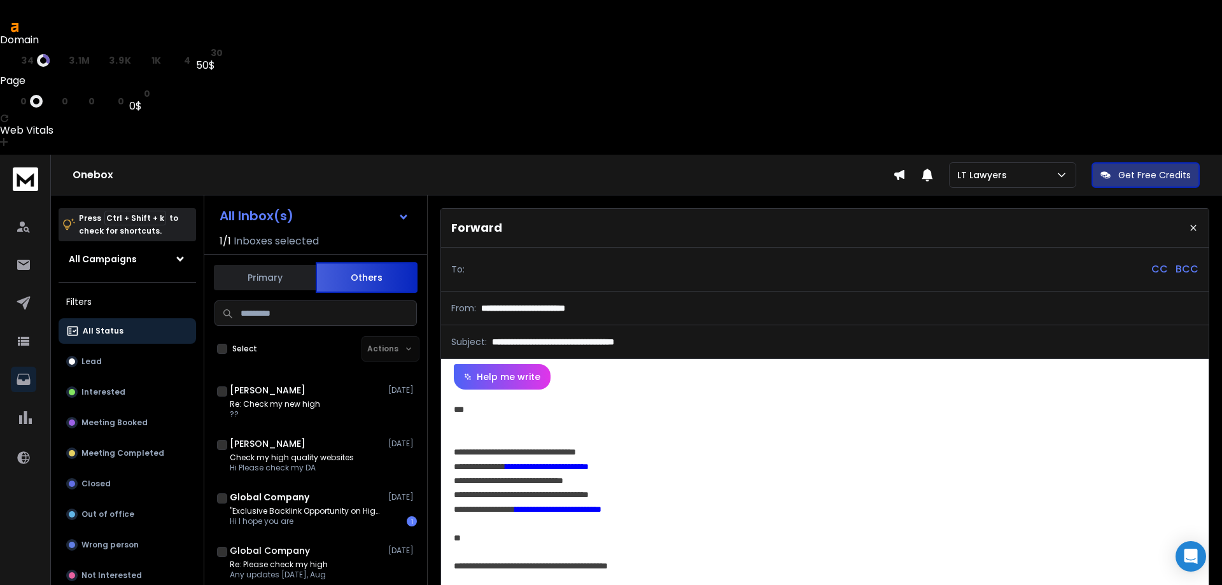
click at [1191, 225] on icon at bounding box center [1193, 228] width 6 height 6
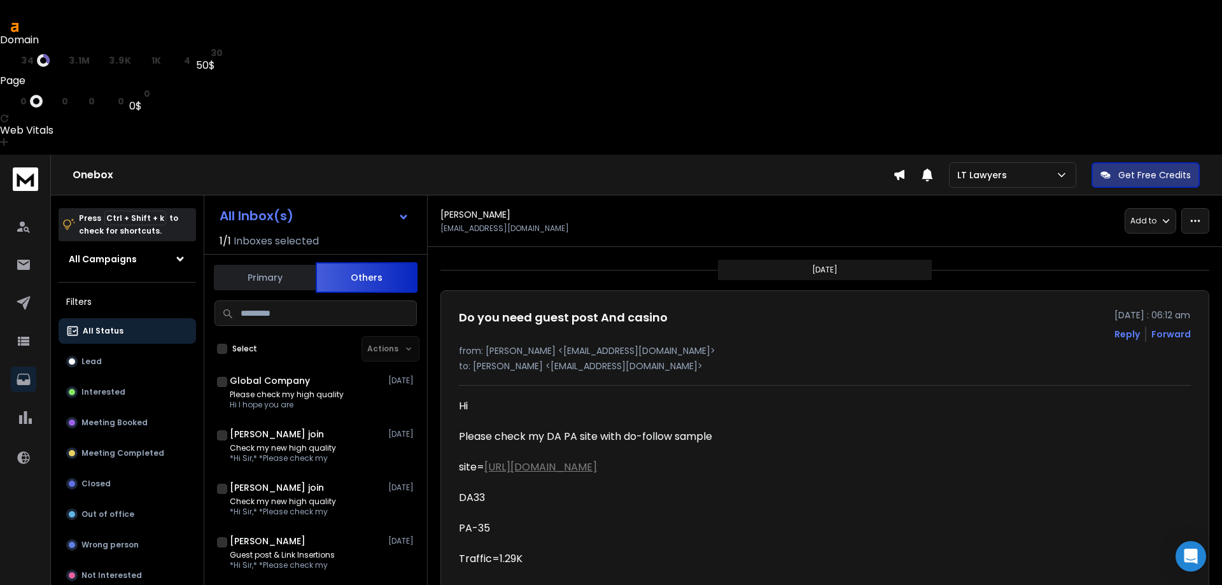
scroll to position [599, 0]
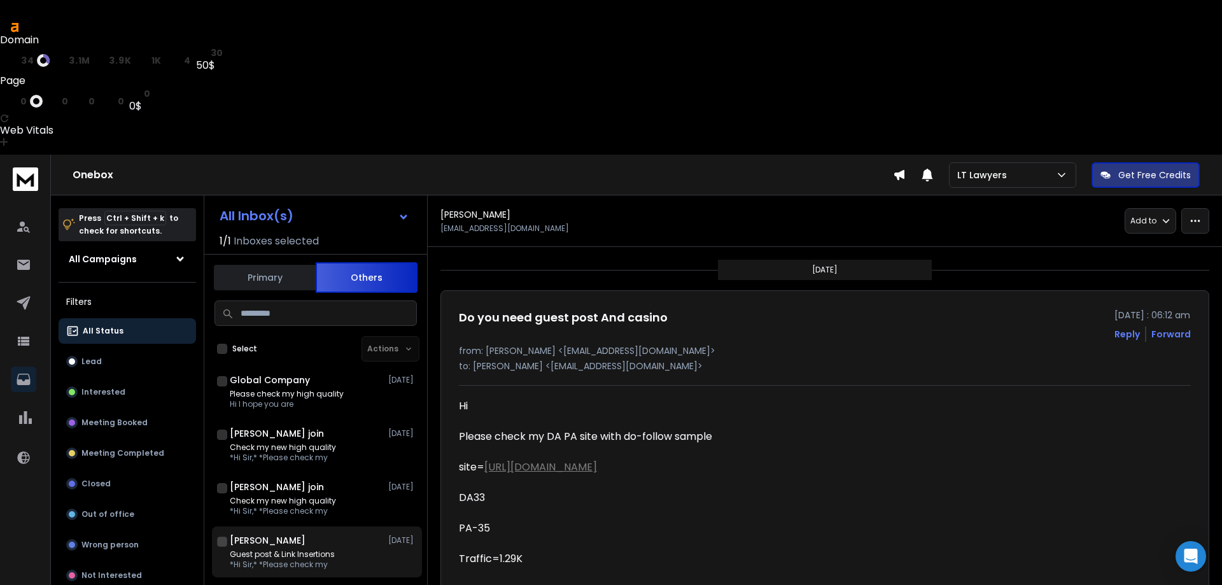
click at [323, 534] on div "Millie Falreya 31 Jul" at bounding box center [323, 540] width 187 height 13
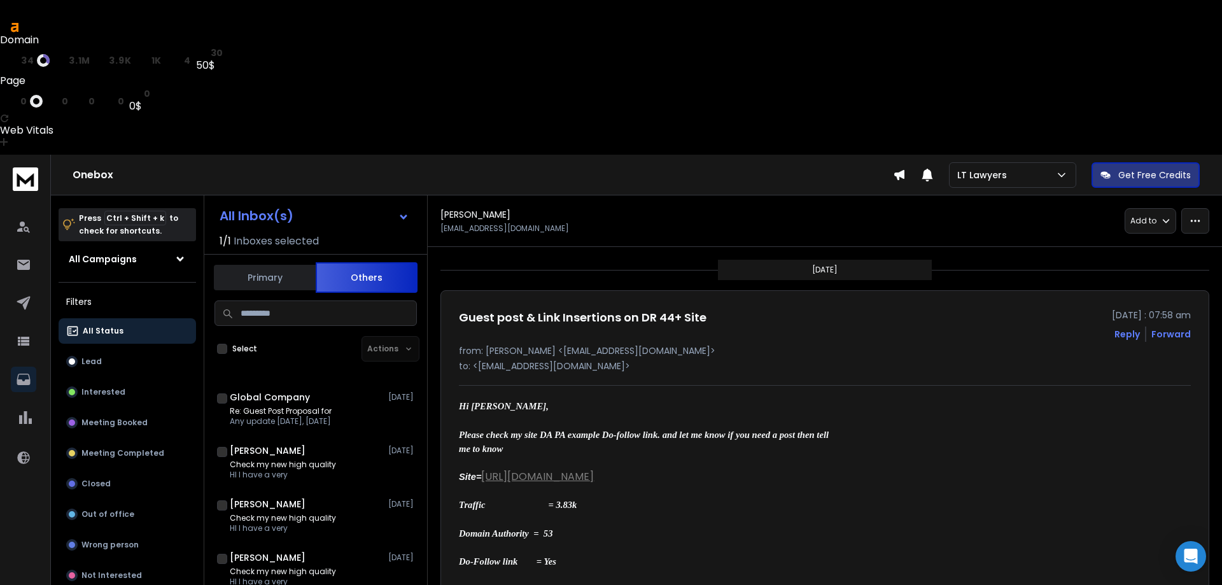
scroll to position [1014, 0]
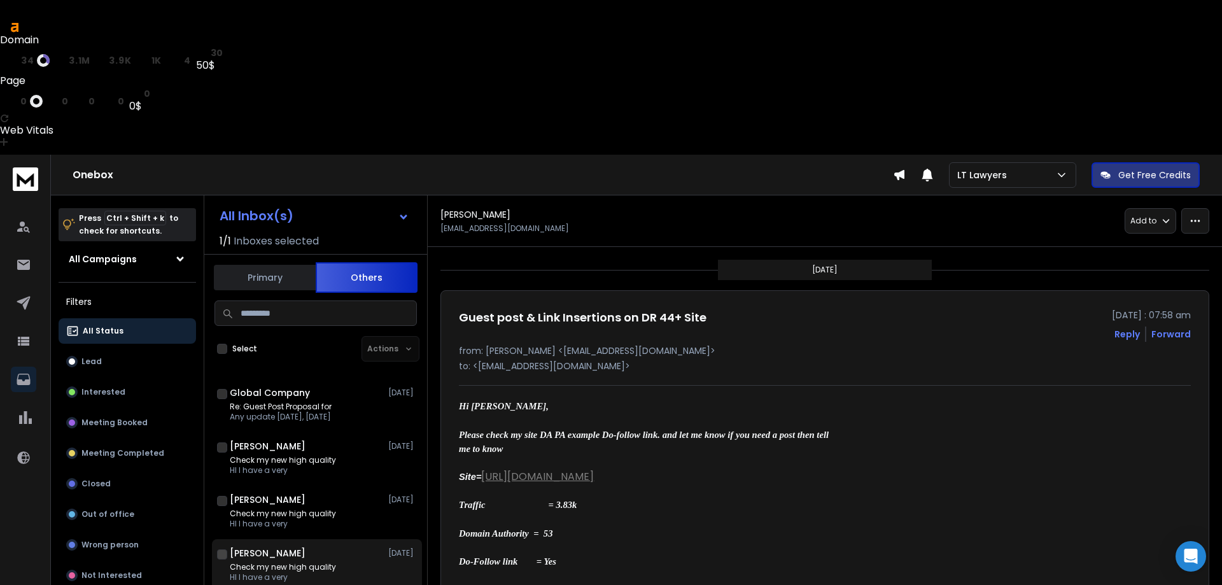
click at [308, 562] on p "Check my new high quality" at bounding box center [283, 567] width 106 height 10
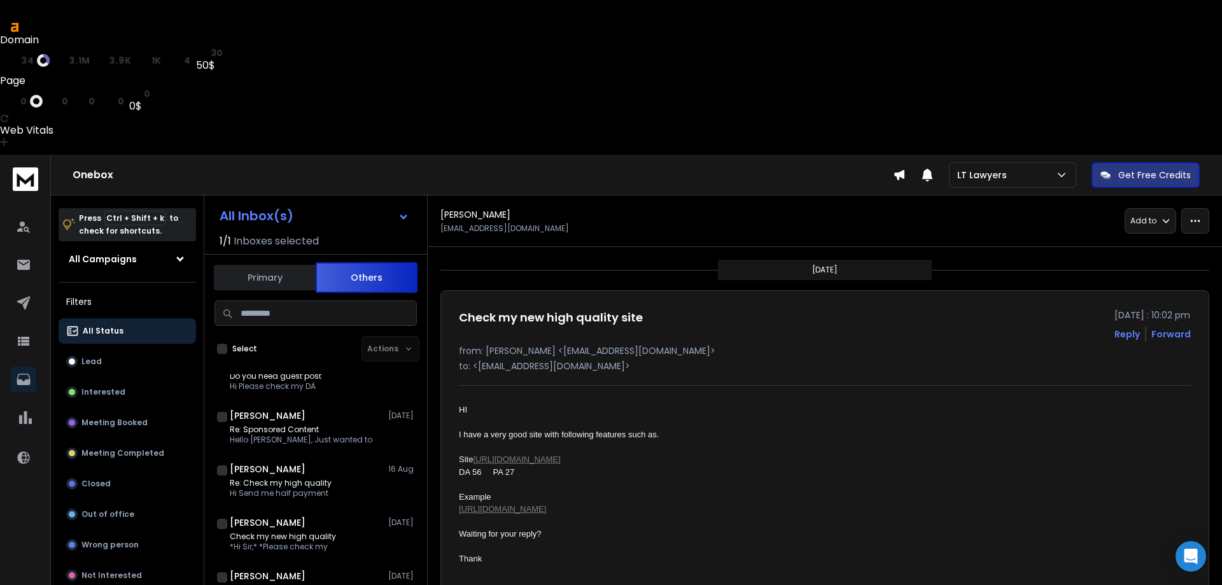
scroll to position [0, 0]
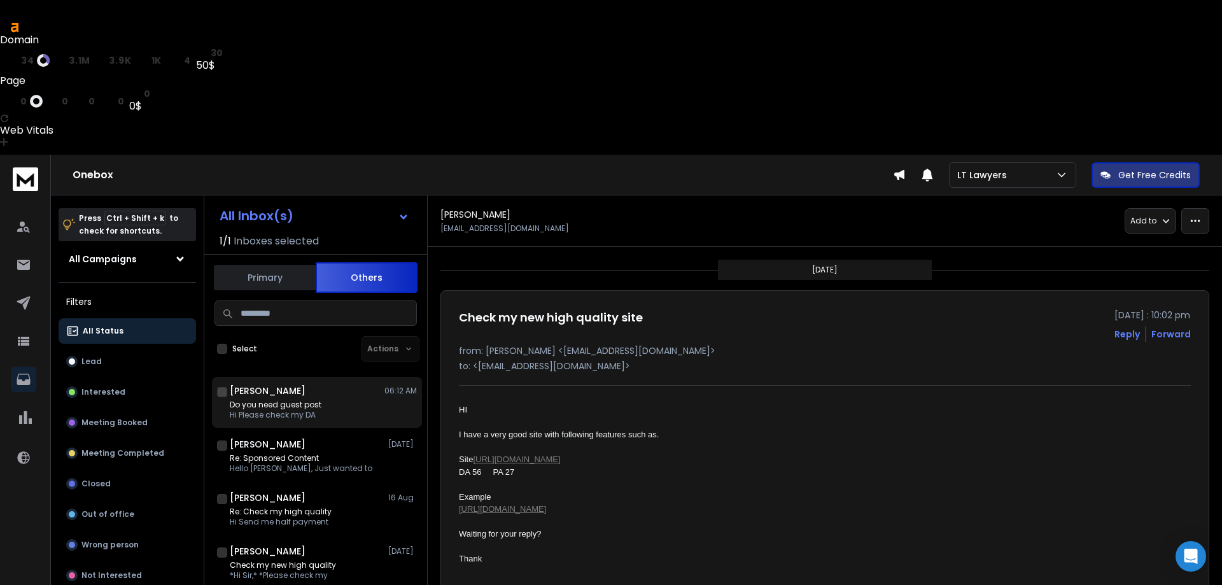
click at [342, 400] on div "Do you need guest post Hi Please check my DA" at bounding box center [323, 410] width 187 height 20
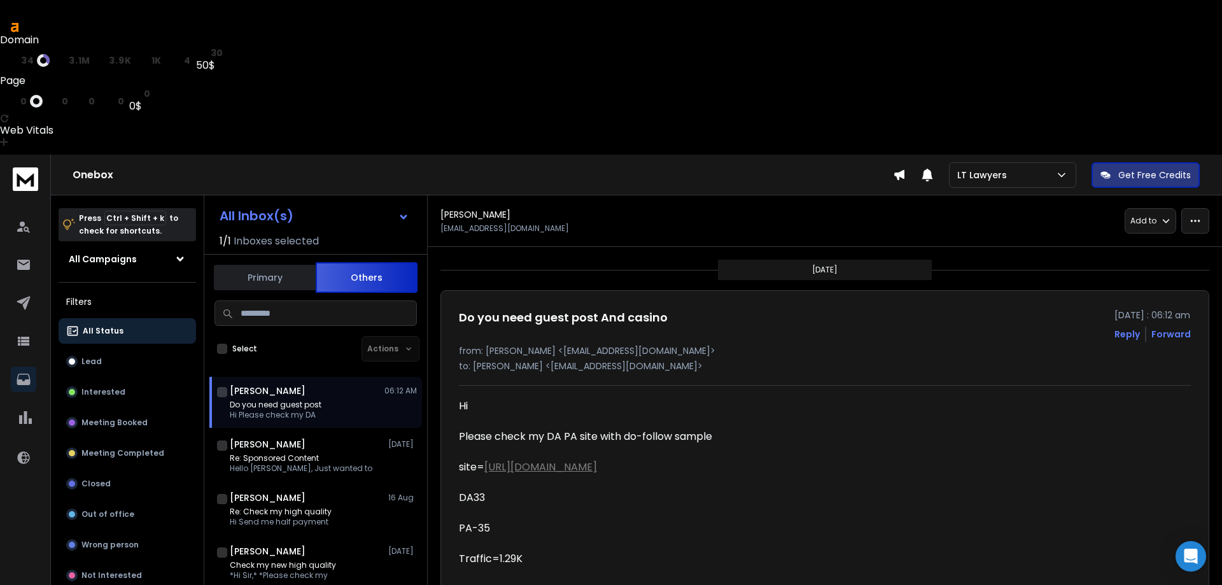
click at [783, 208] on div "Jon Boys JB jonboyslinksale@gmail.com" at bounding box center [630, 220] width 380 height 25
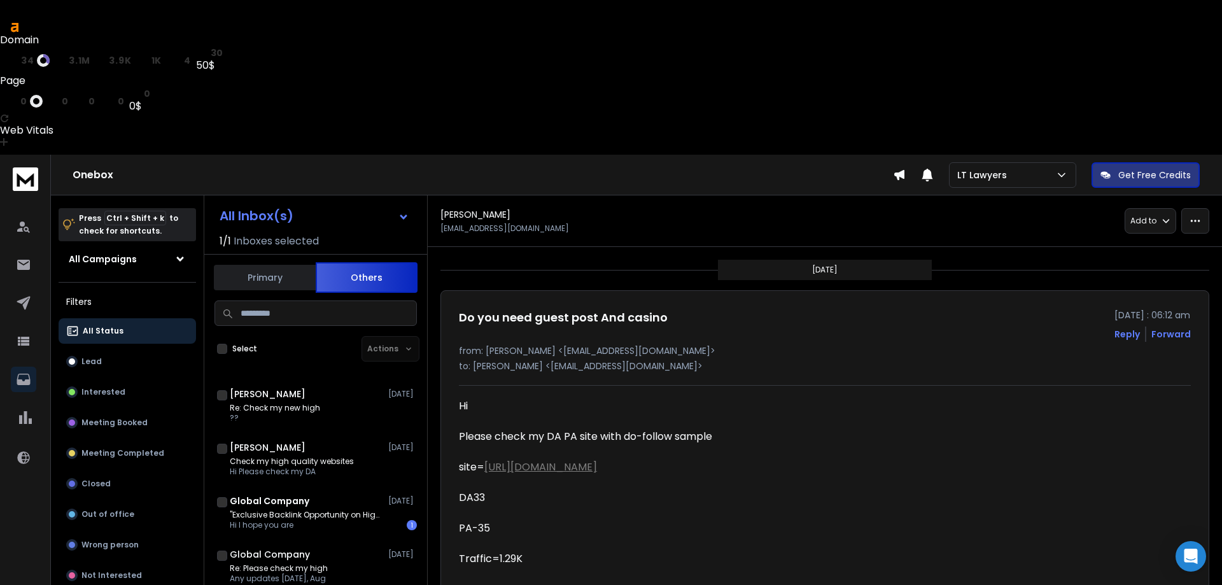
scroll to position [321, 0]
click at [31, 426] on div "H" at bounding box center [25, 447] width 51 height 585
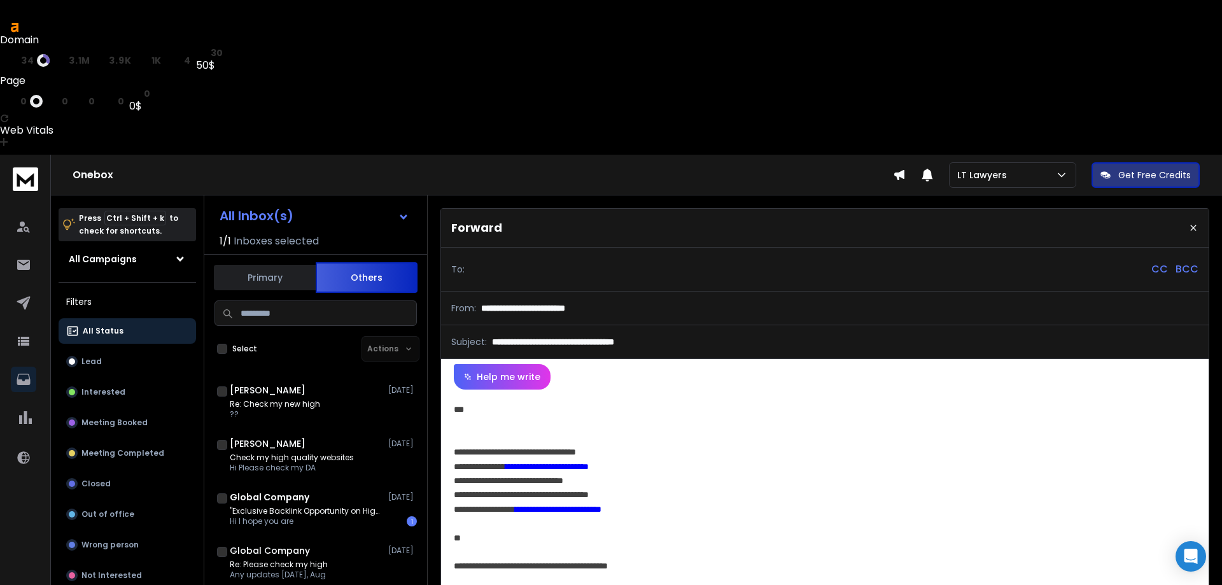
click at [1191, 225] on icon at bounding box center [1193, 228] width 6 height 6
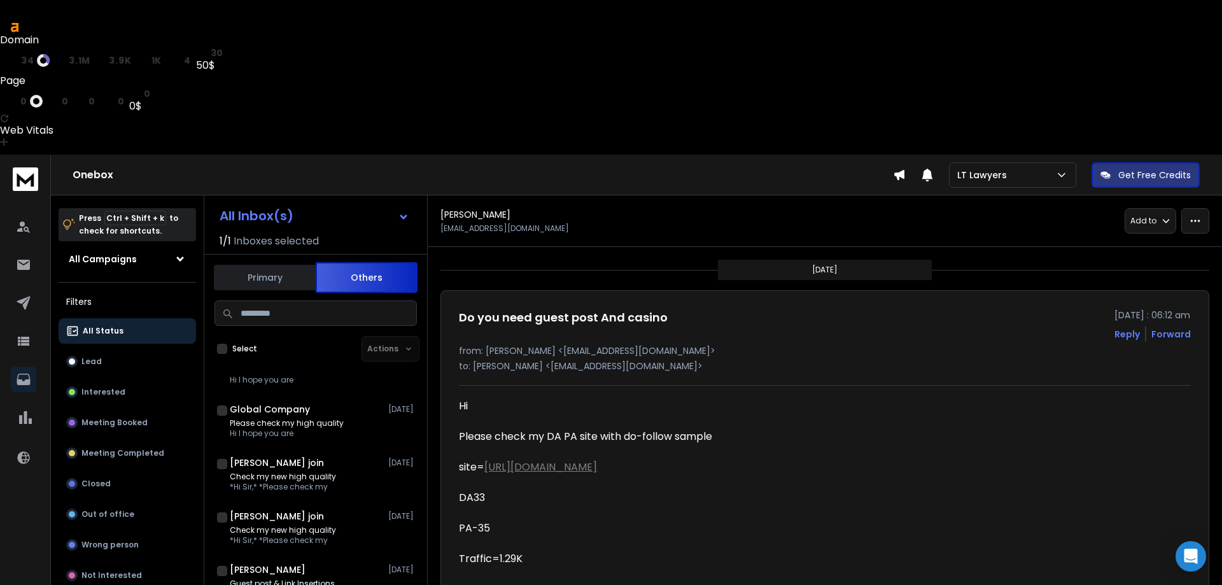
scroll to position [598, 0]
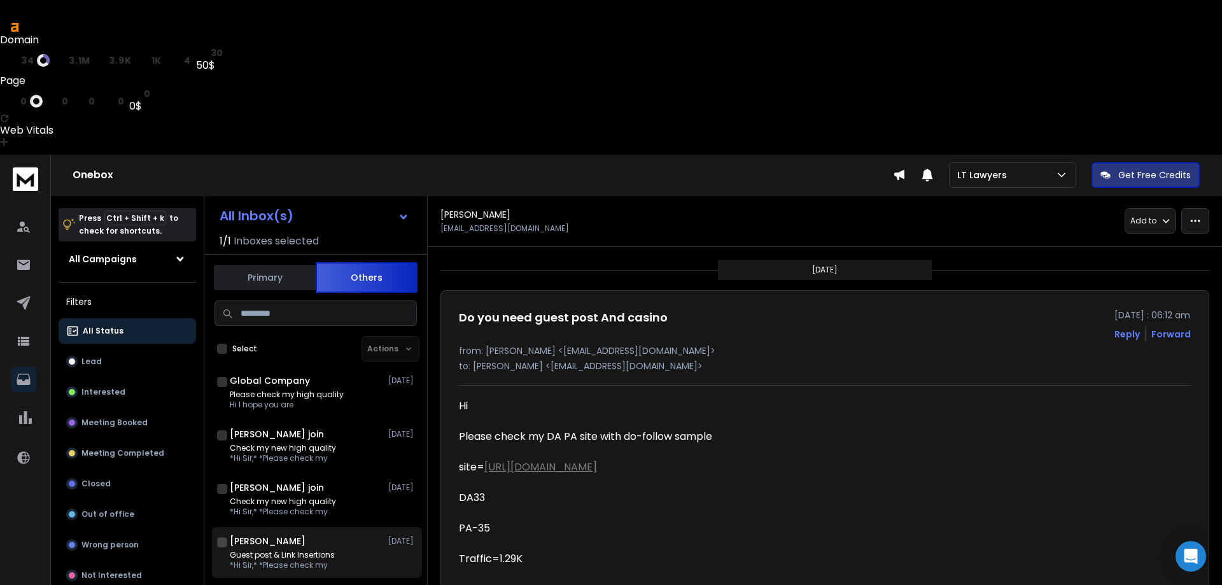
click at [323, 534] on div "Millie Falreya 31 Jul" at bounding box center [323, 540] width 187 height 13
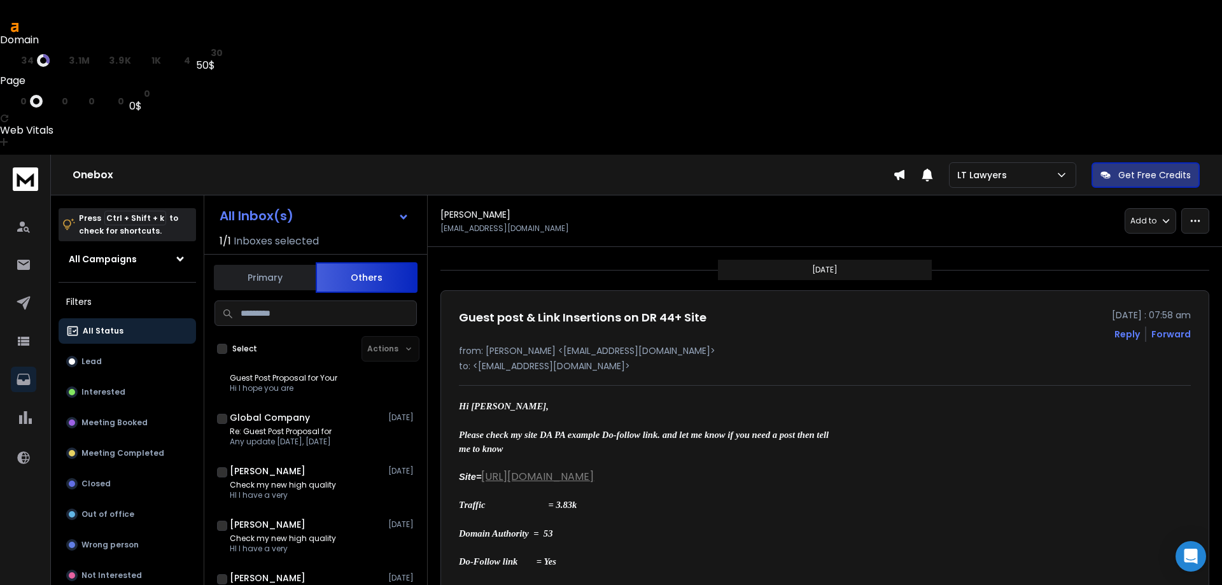
scroll to position [1009, 0]
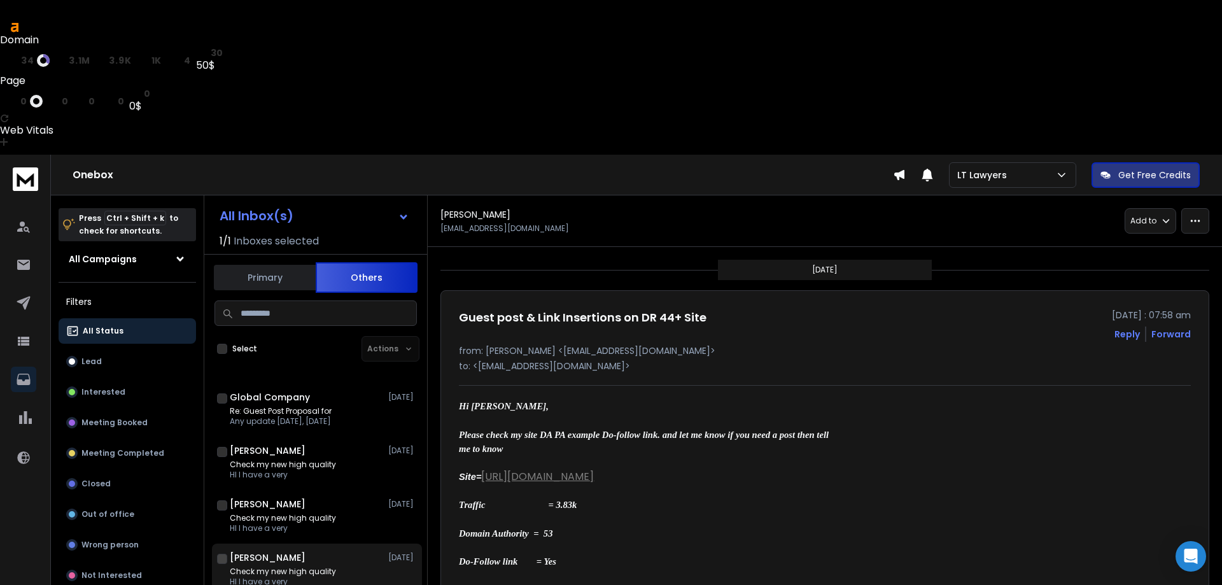
click at [308, 551] on div "Humaira Rajpoot 24 Jul Check my new high quality HI I have a very" at bounding box center [323, 569] width 187 height 36
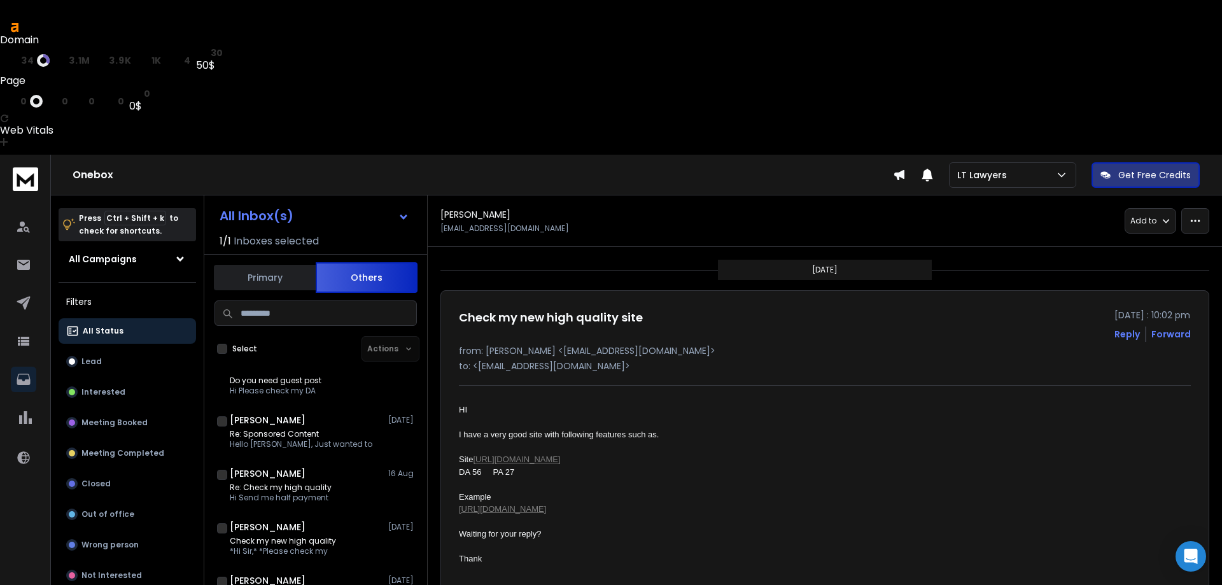
scroll to position [0, 0]
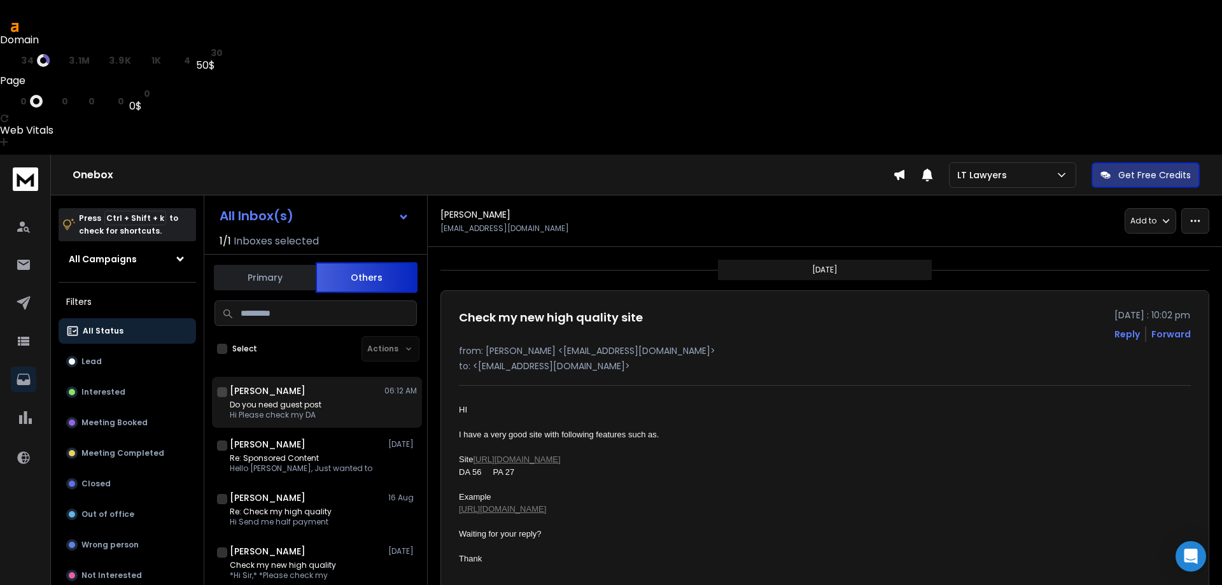
click at [342, 400] on div "Do you need guest post Hi Please check my DA" at bounding box center [323, 410] width 187 height 20
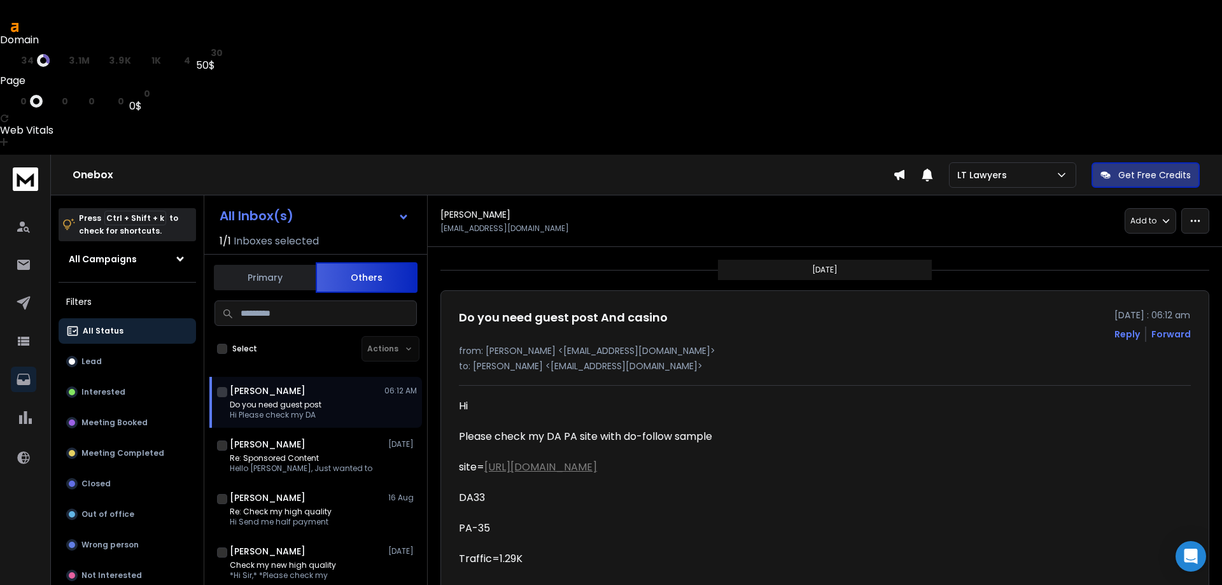
click at [783, 208] on div "Jon Boys JB jonboyslinksale@gmail.com" at bounding box center [630, 220] width 380 height 25
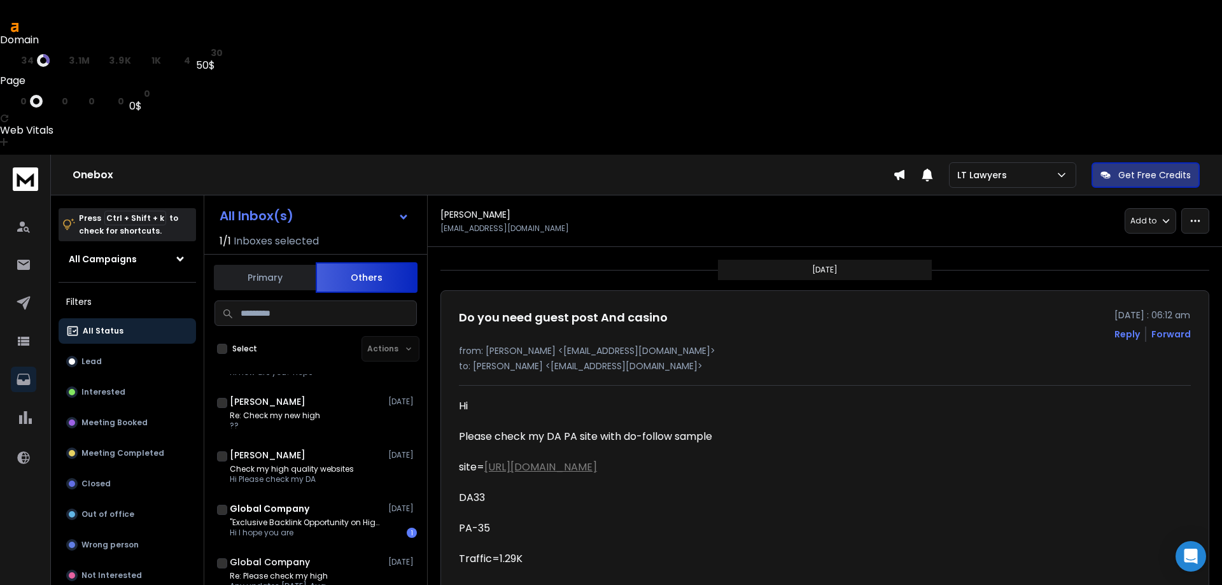
scroll to position [321, 0]
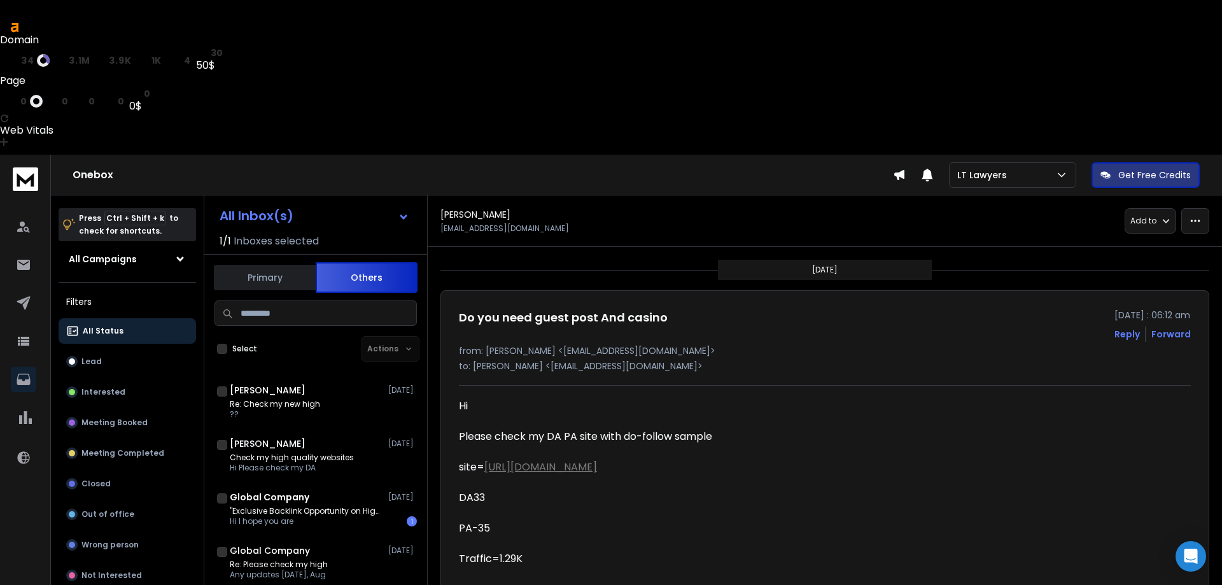
click at [31, 426] on div "H" at bounding box center [25, 447] width 51 height 585
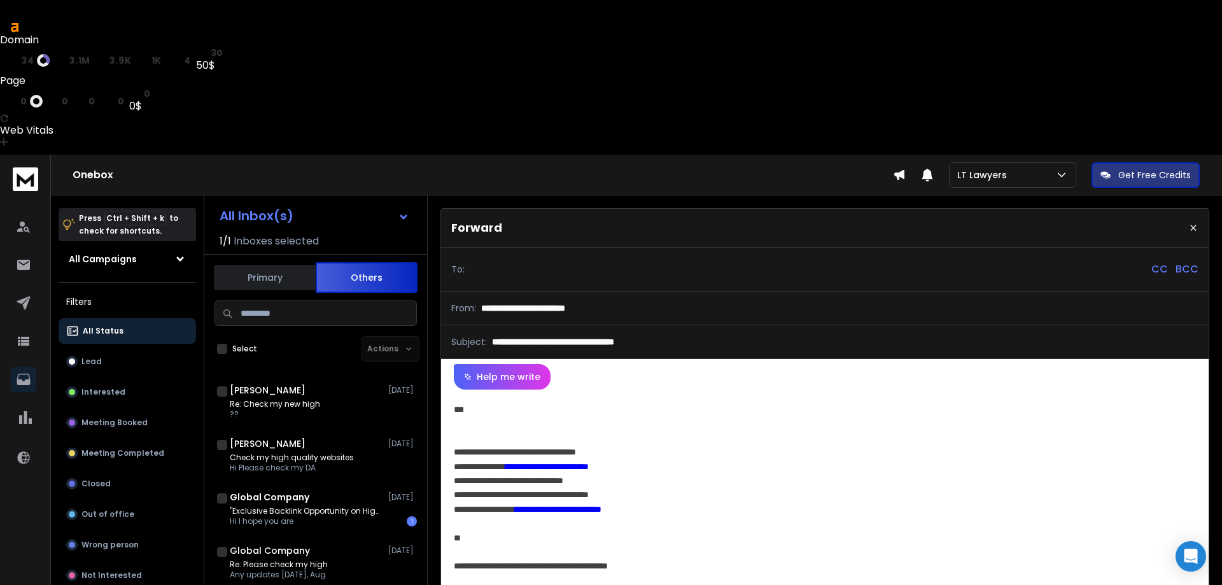
click at [1191, 225] on icon at bounding box center [1193, 228] width 6 height 6
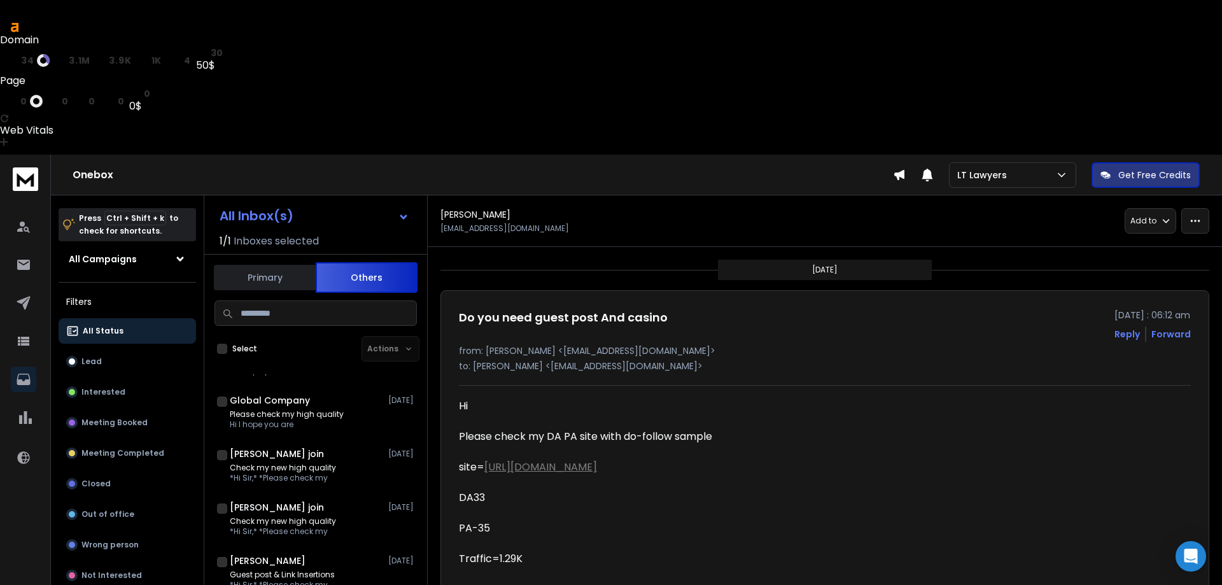
scroll to position [599, 0]
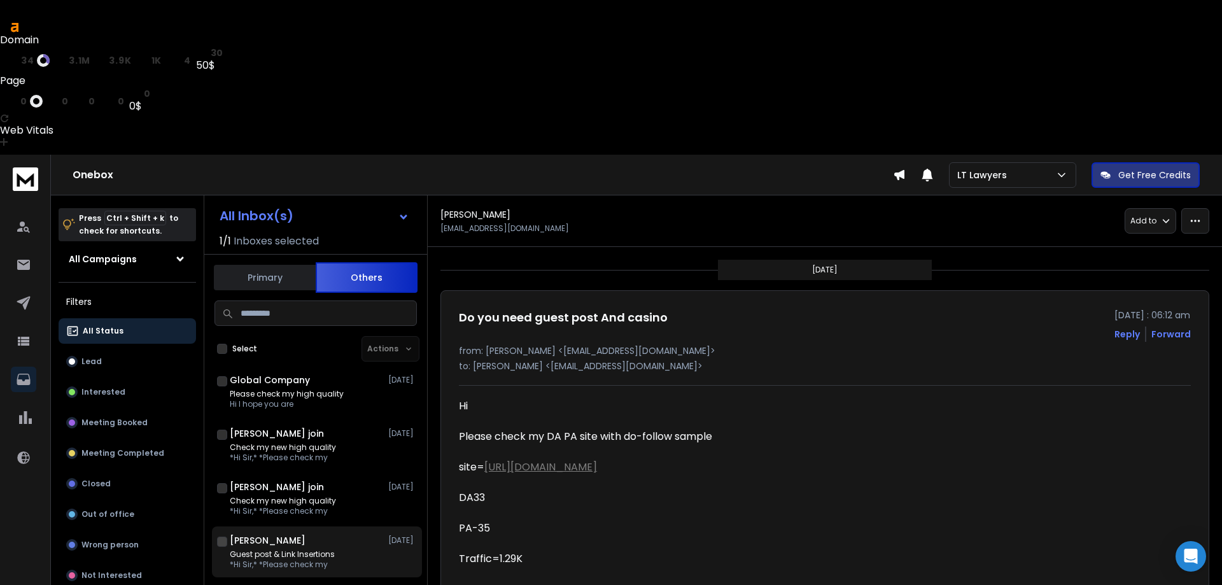
click at [323, 534] on div "Millie Falreya 31 Jul" at bounding box center [323, 540] width 187 height 13
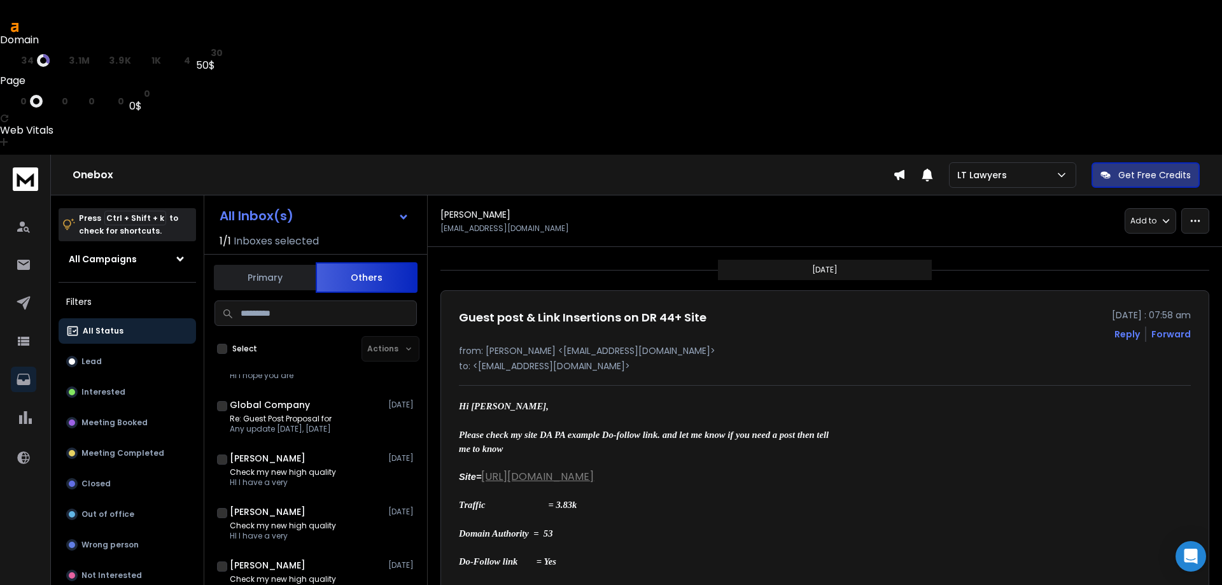
scroll to position [1014, 0]
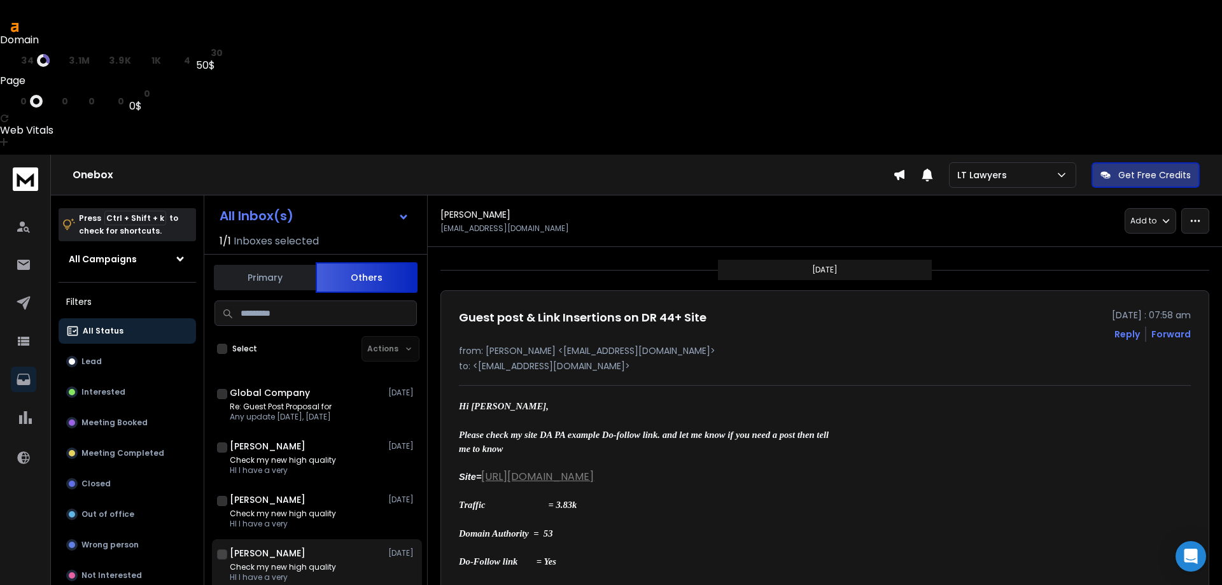
click at [308, 562] on p "Check my new high quality" at bounding box center [283, 567] width 106 height 10
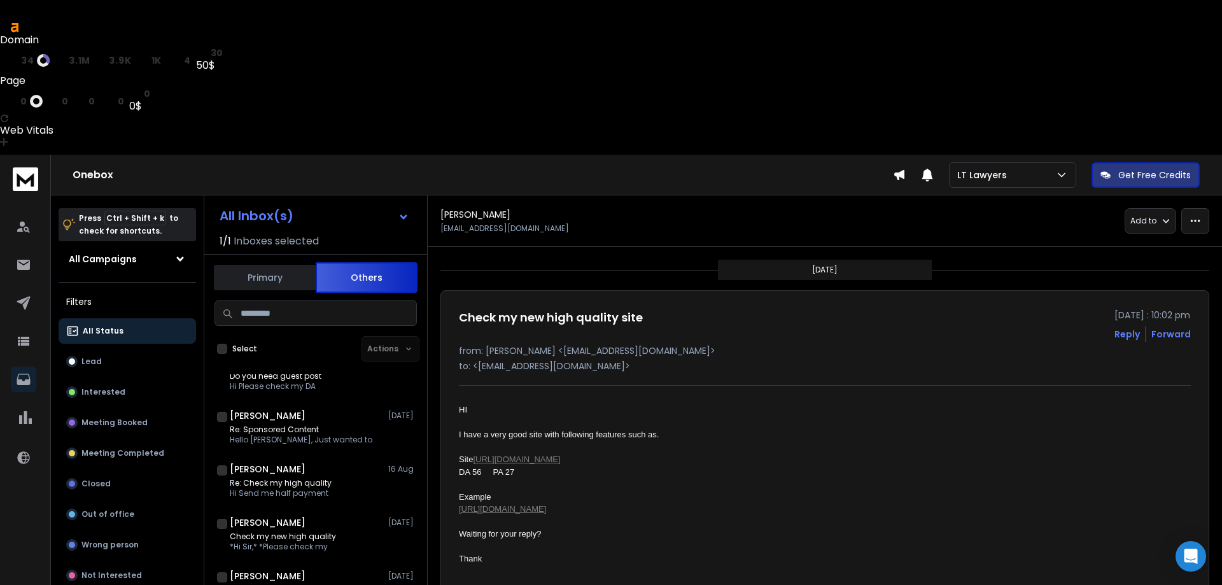
scroll to position [0, 0]
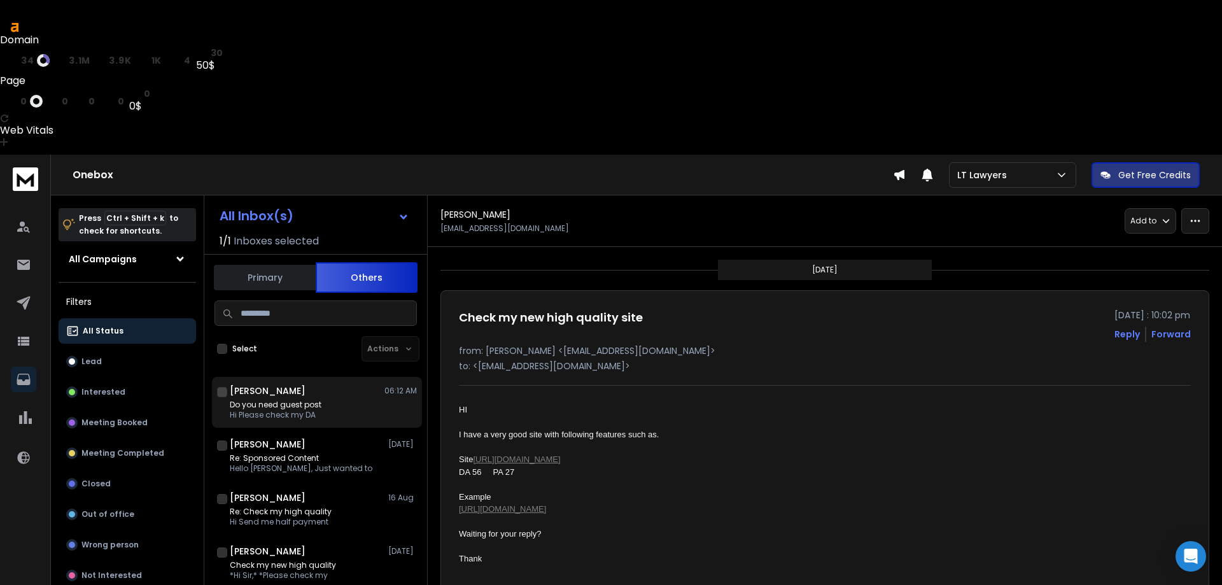
click at [342, 400] on div "Do you need guest post Hi Please check my DA" at bounding box center [323, 410] width 187 height 20
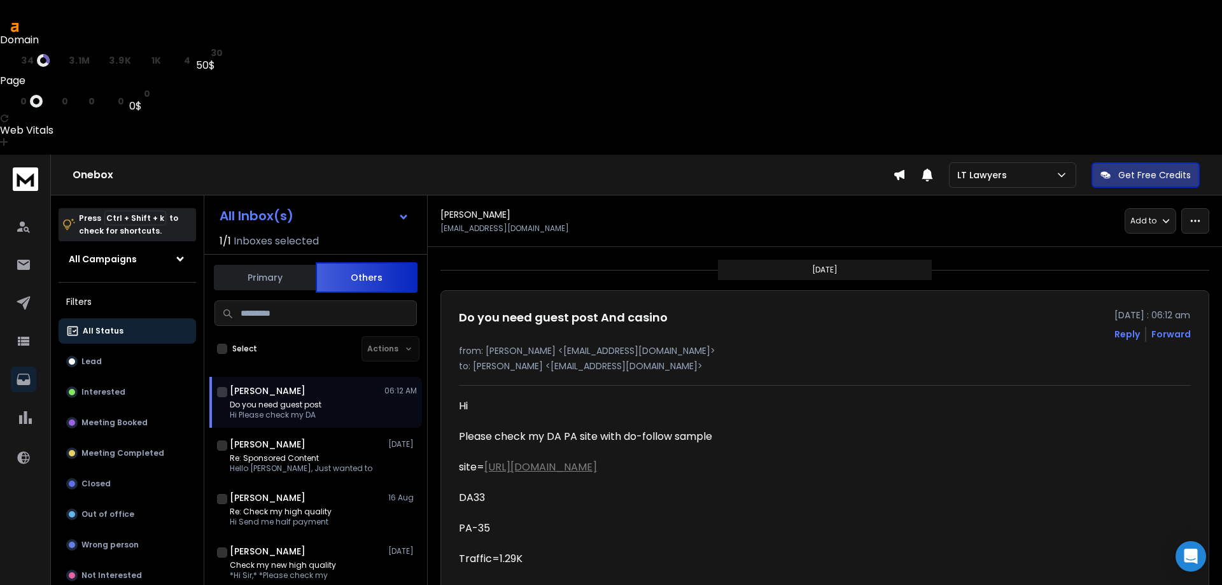
click at [783, 208] on div "Jon Boys JB jonboyslinksale@gmail.com" at bounding box center [630, 220] width 380 height 25
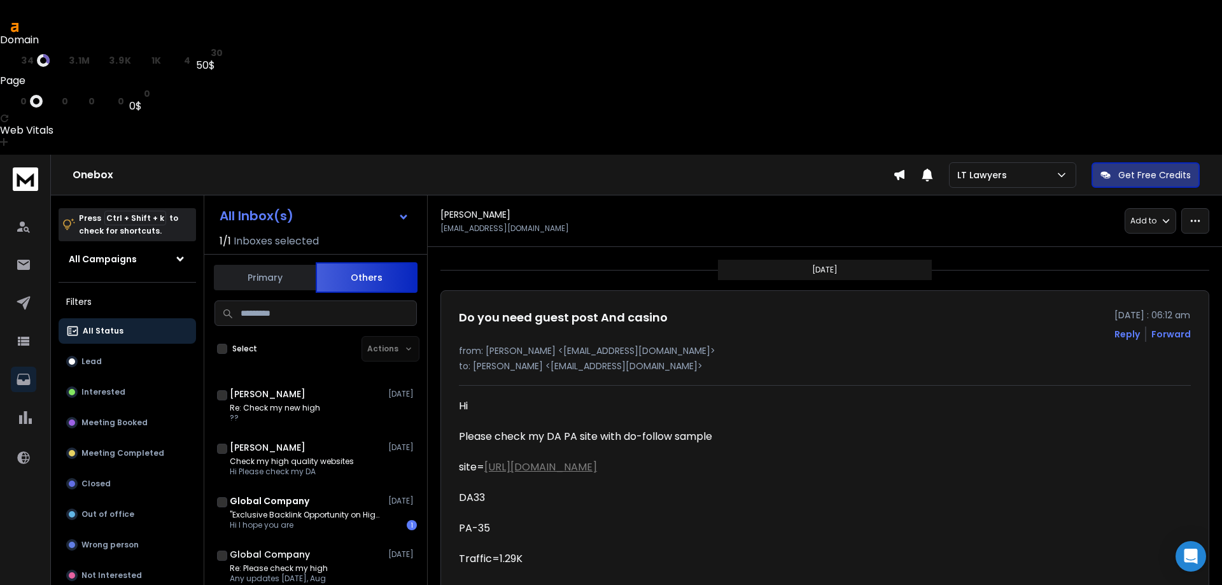
scroll to position [321, 0]
click at [31, 426] on div "H" at bounding box center [25, 447] width 51 height 585
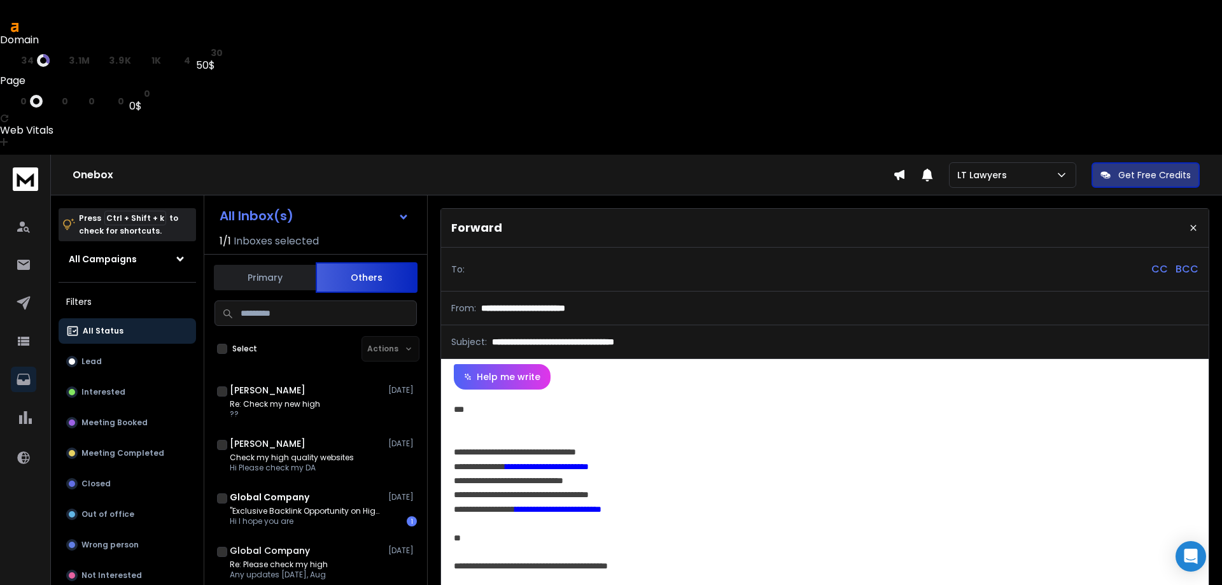
click at [1191, 225] on icon at bounding box center [1193, 228] width 6 height 6
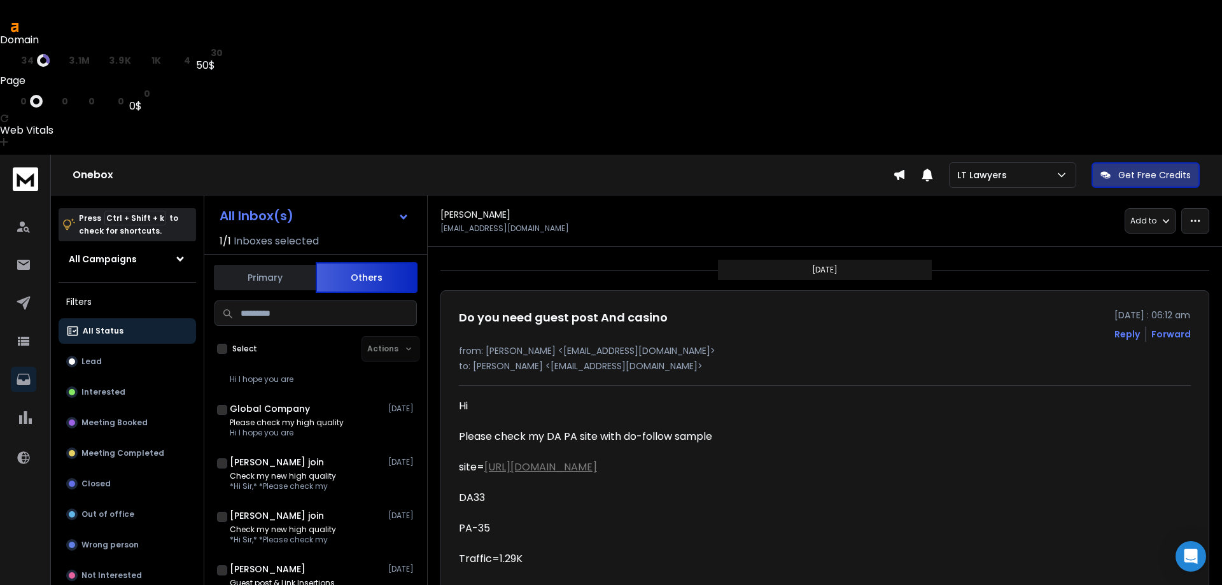
scroll to position [599, 0]
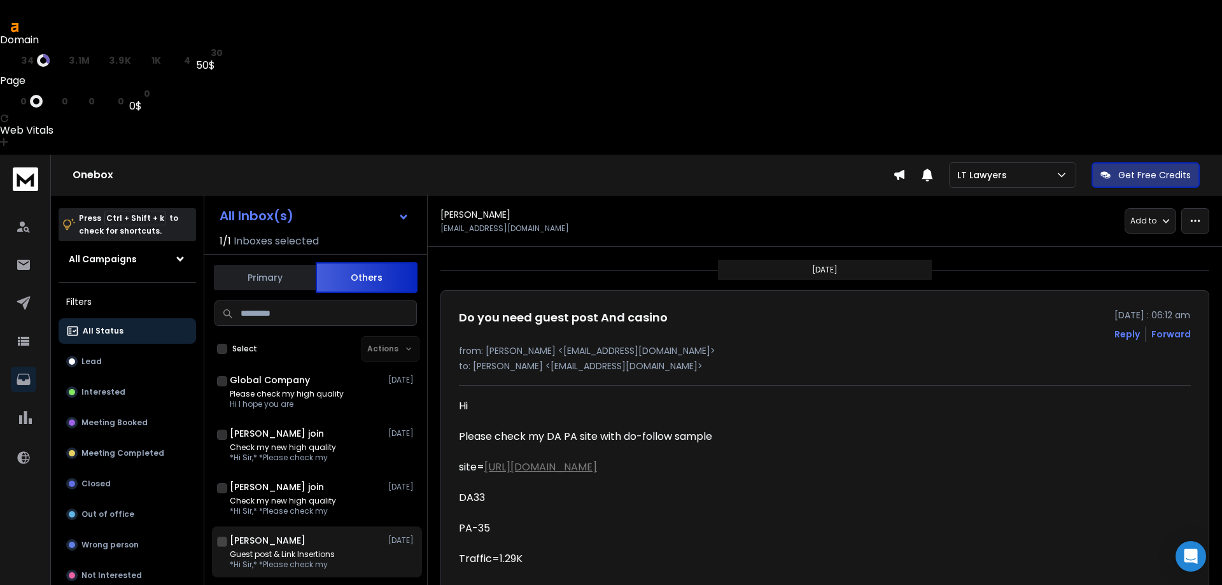
click at [323, 534] on div "Millie Falreya 31 Jul" at bounding box center [323, 540] width 187 height 13
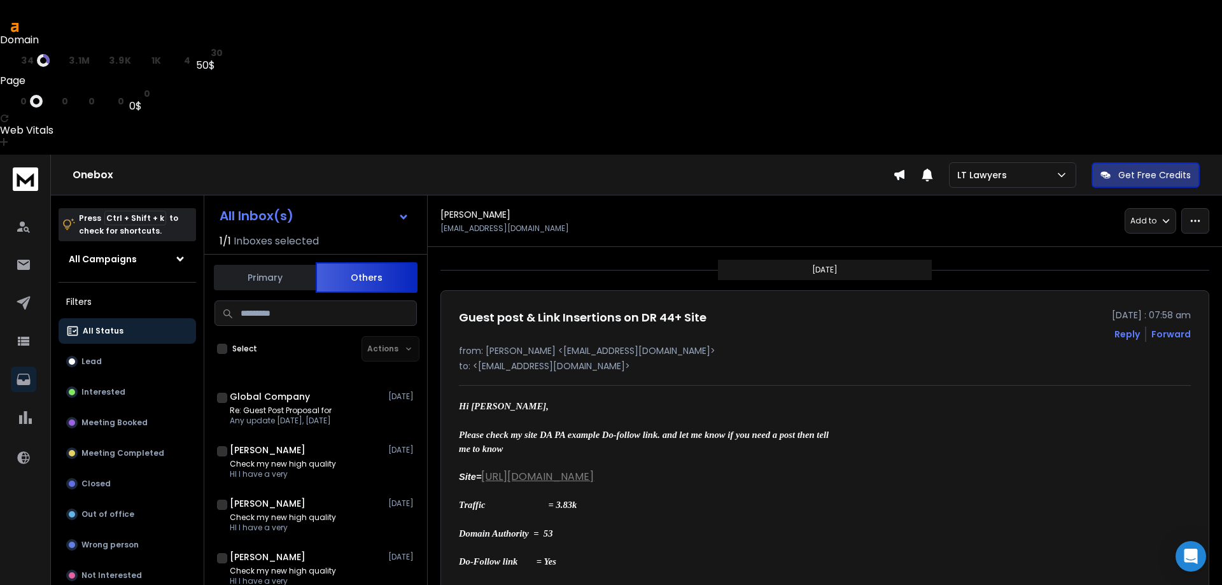
scroll to position [1014, 0]
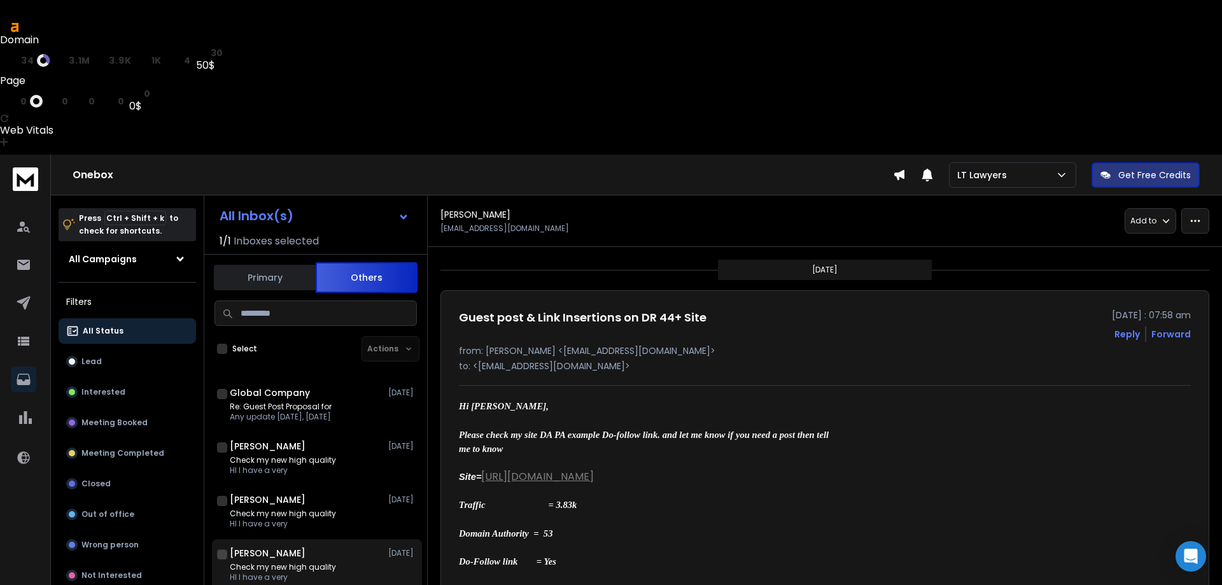
click at [308, 562] on p "Check my new high quality" at bounding box center [283, 567] width 106 height 10
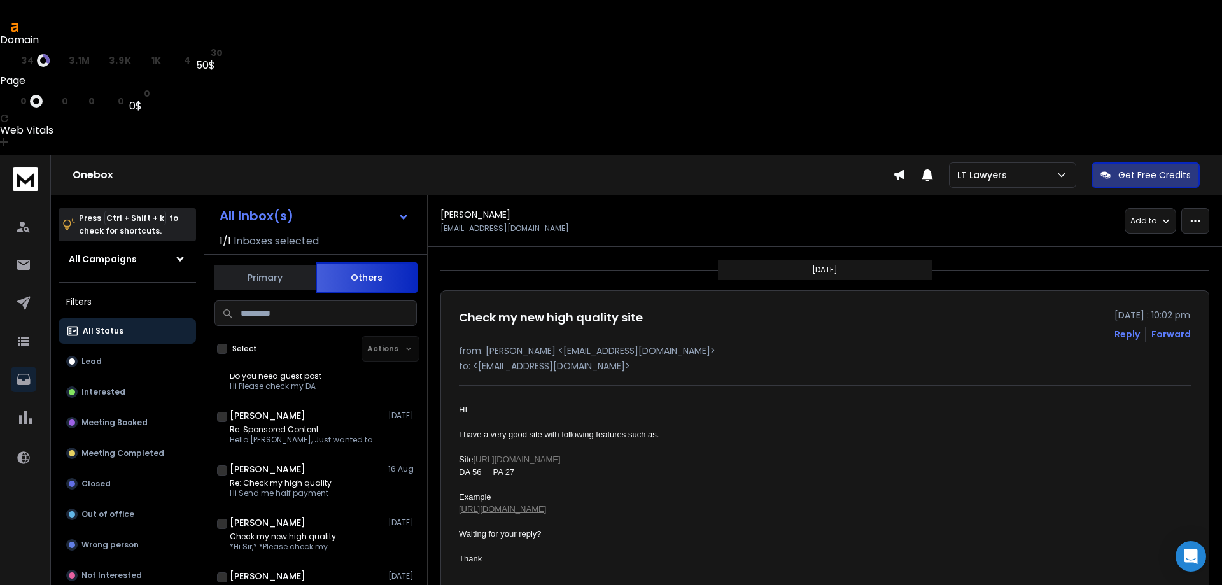
scroll to position [0, 0]
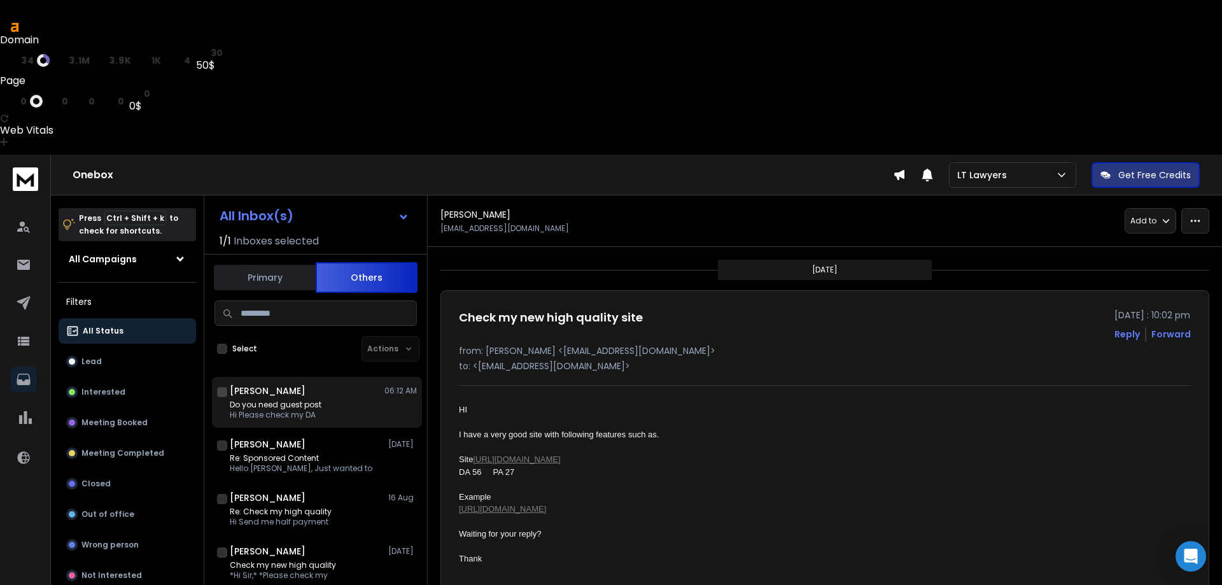
click at [342, 400] on div "Do you need guest post Hi Please check my DA" at bounding box center [323, 410] width 187 height 20
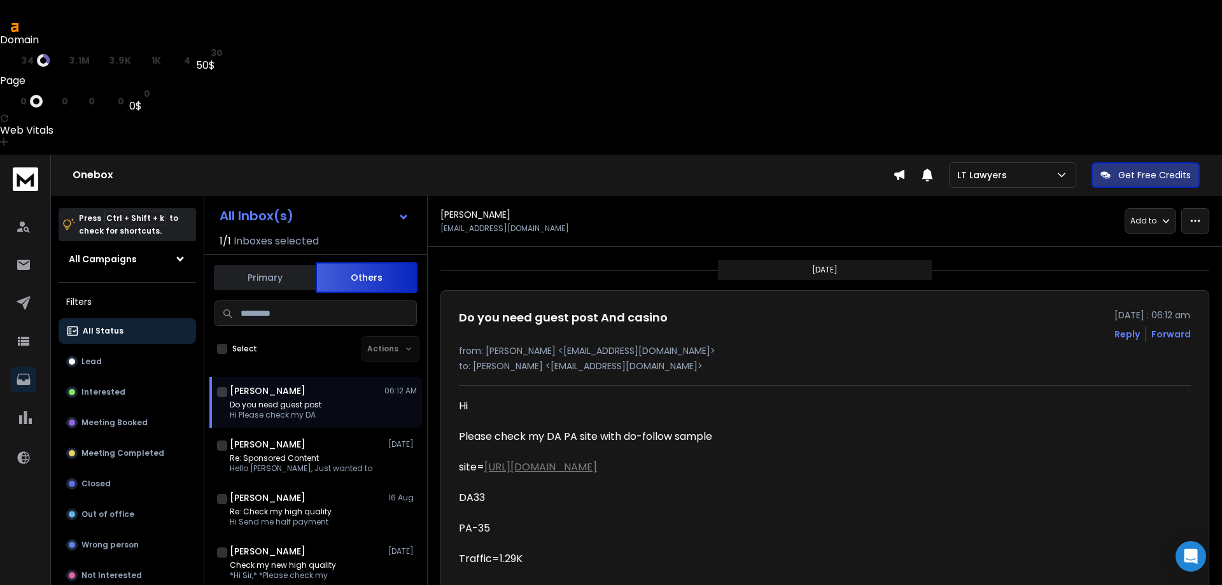
click at [783, 208] on div "Jon Boys JB jonboyslinksale@gmail.com" at bounding box center [630, 220] width 380 height 25
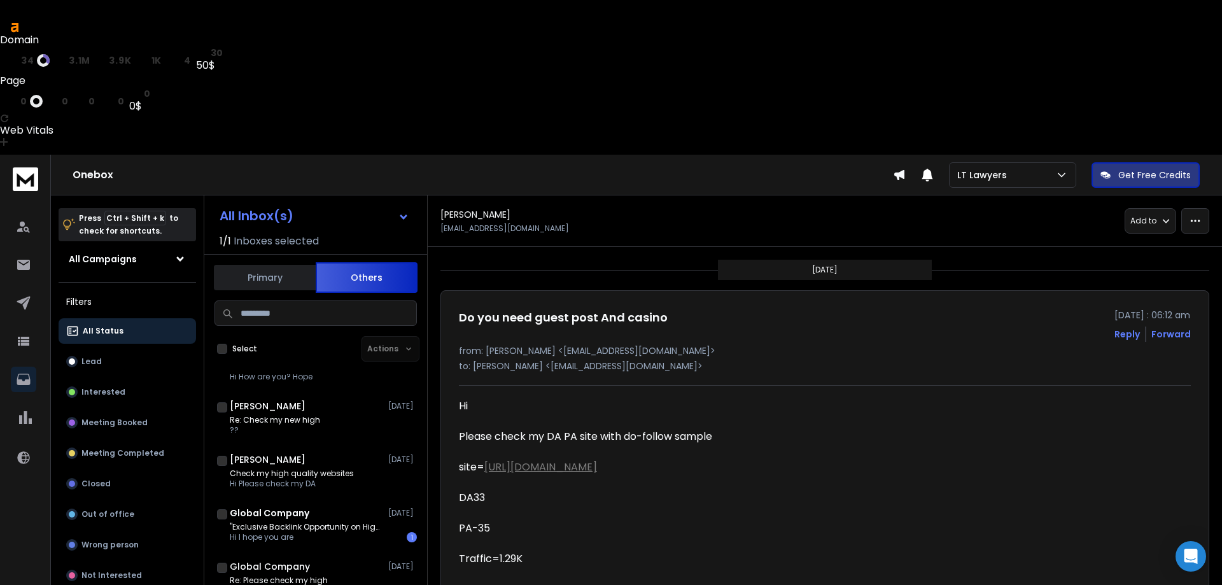
scroll to position [321, 0]
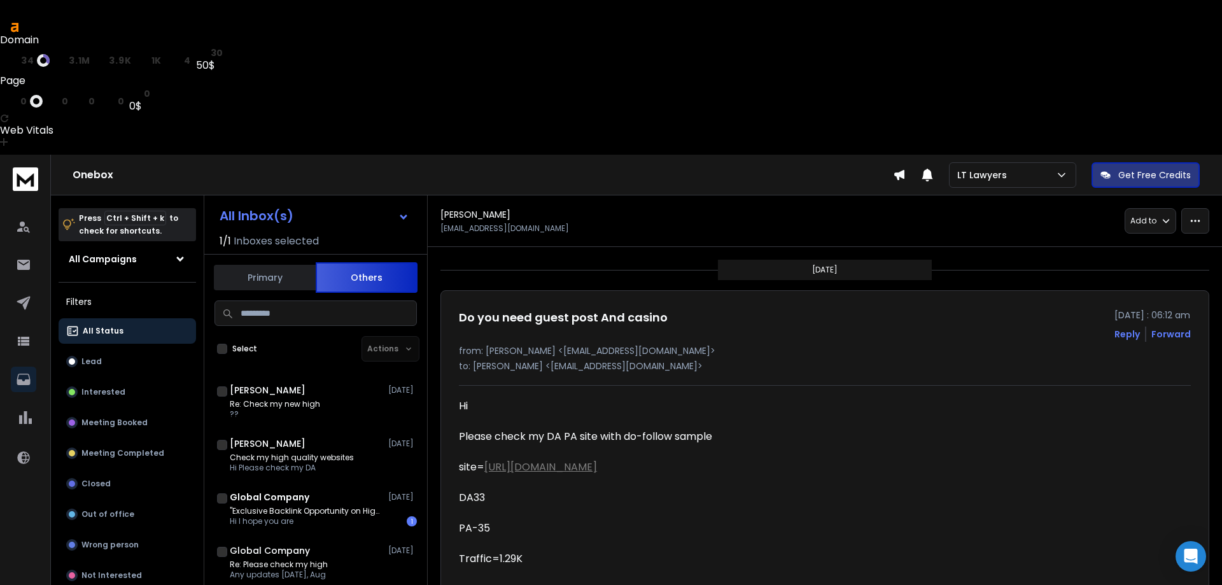
click at [31, 426] on div "H" at bounding box center [25, 447] width 51 height 585
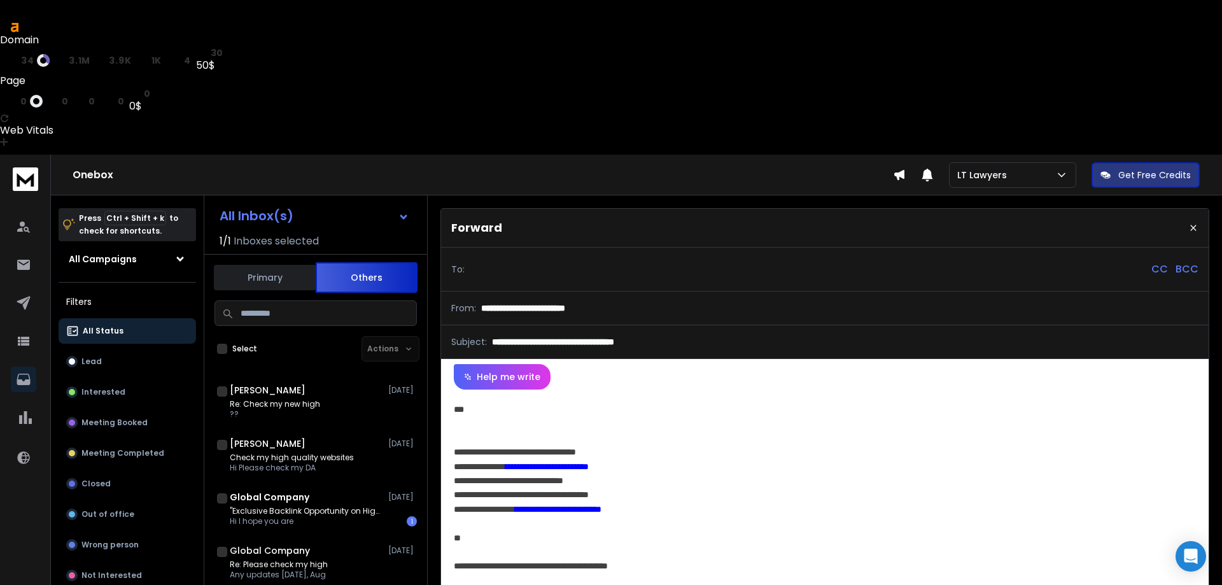
click at [1191, 225] on icon at bounding box center [1193, 228] width 6 height 6
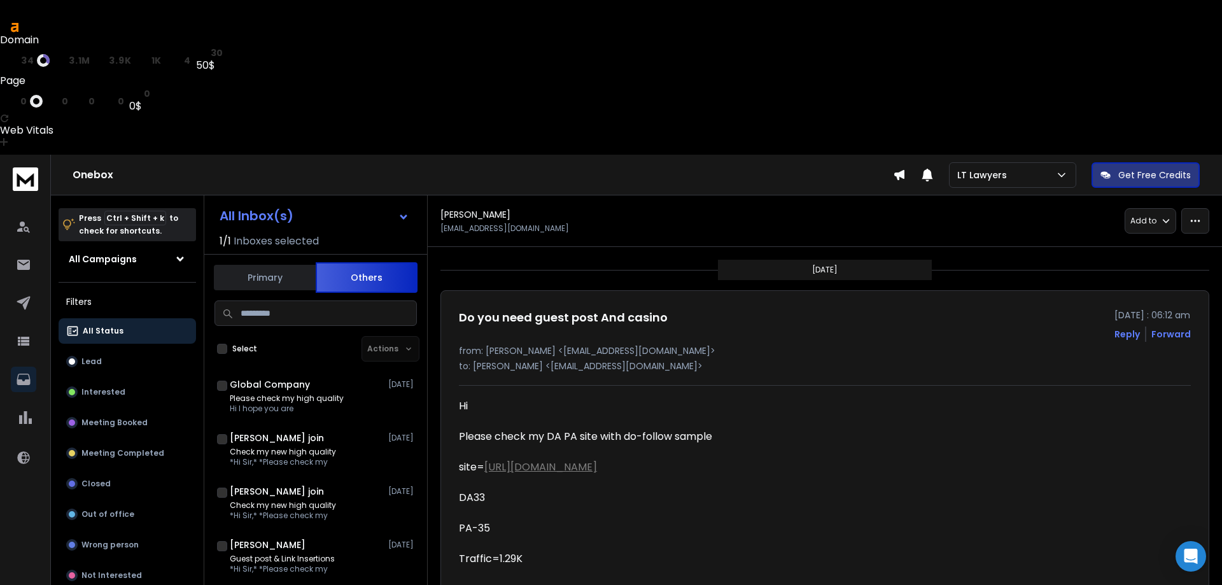
scroll to position [598, 0]
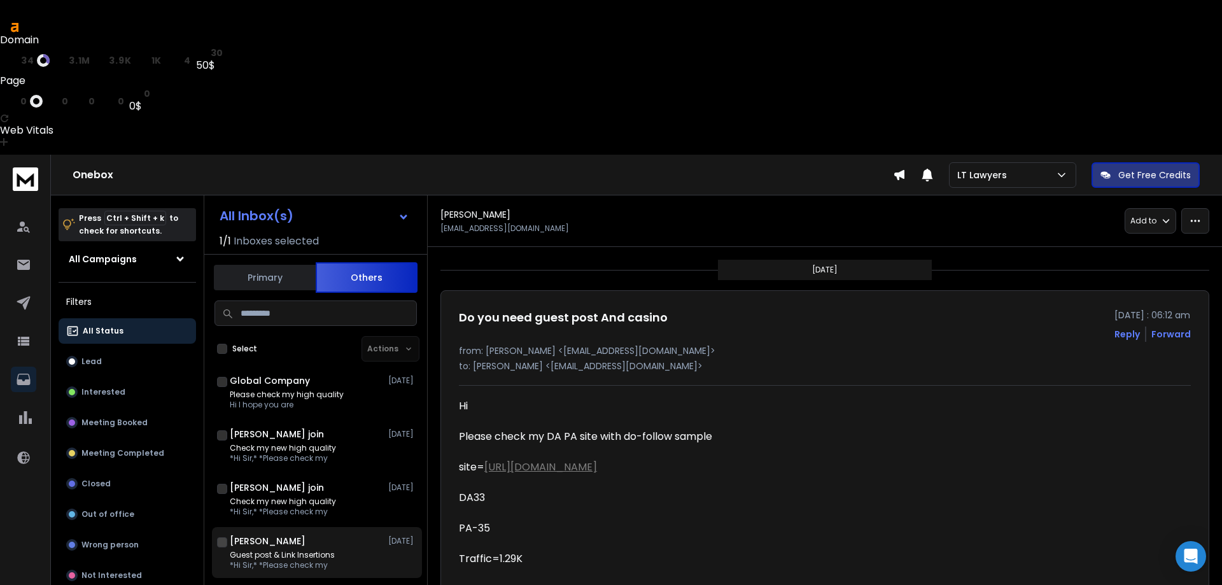
click at [323, 534] on div "Millie Falreya 31 Jul" at bounding box center [323, 540] width 187 height 13
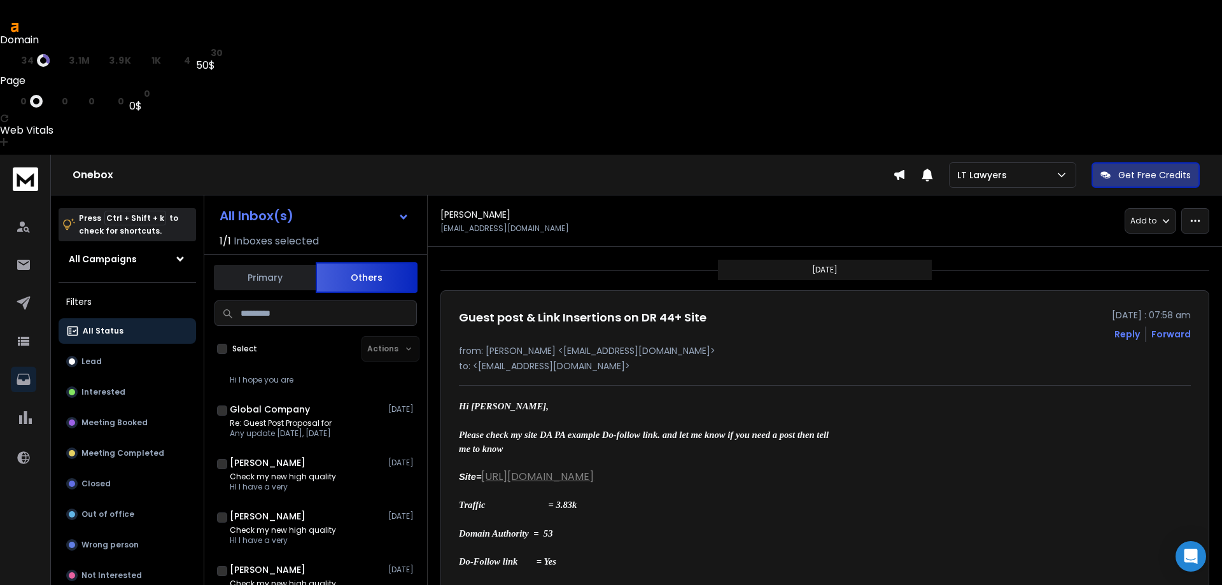
scroll to position [1010, 0]
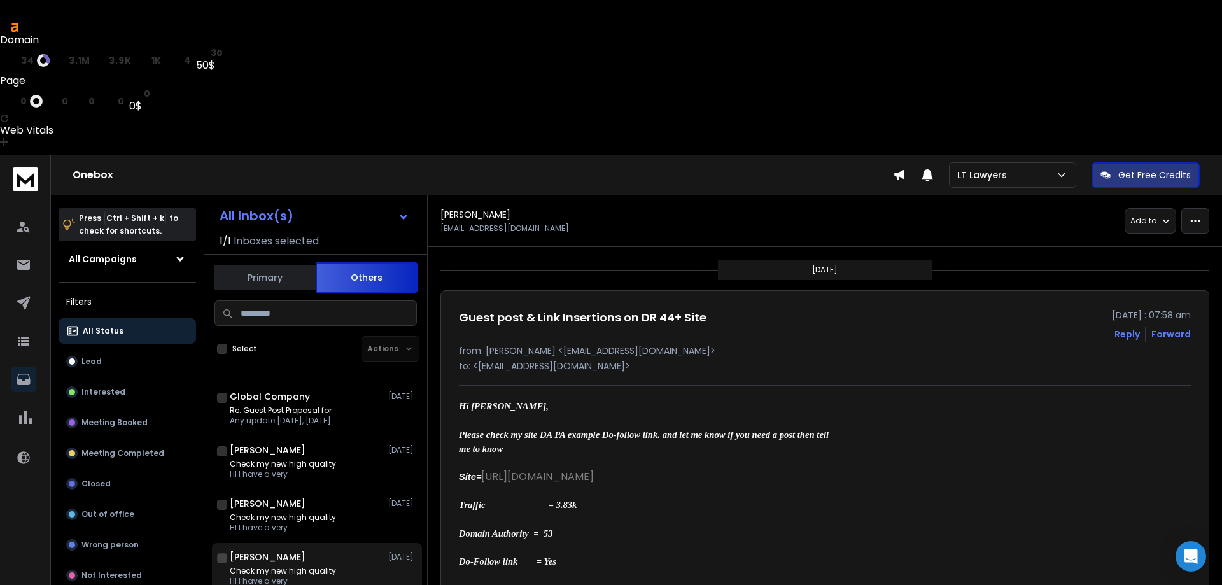
click at [308, 550] on div "Humaira Rajpoot 24 Jul Check my new high quality HI I have a very" at bounding box center [323, 568] width 187 height 36
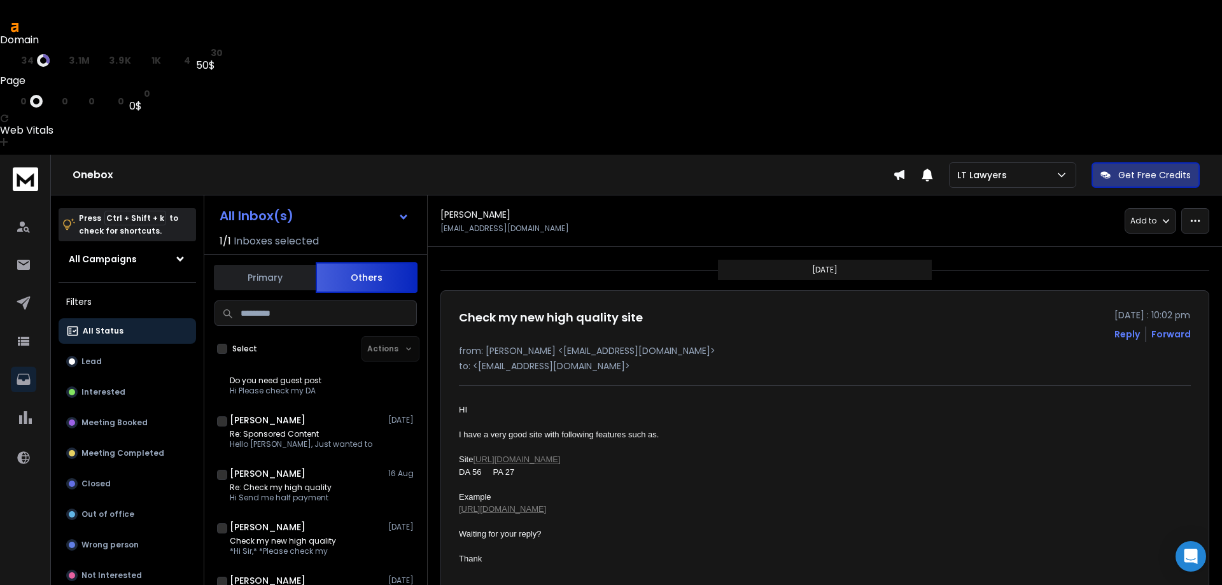
scroll to position [0, 0]
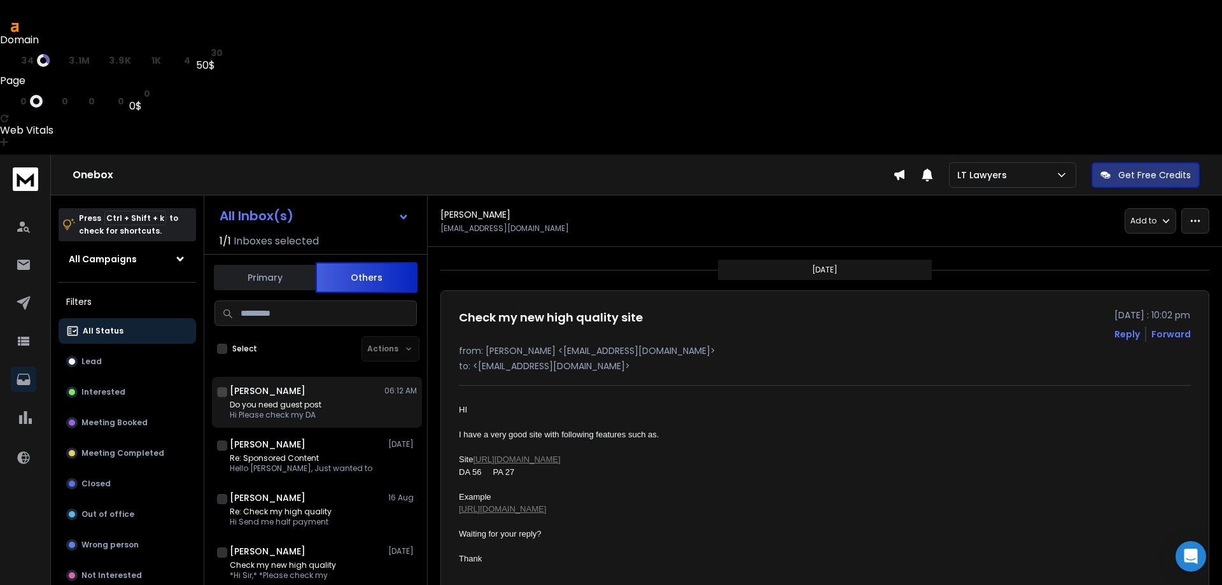
click at [342, 400] on div "Do you need guest post Hi Please check my DA" at bounding box center [323, 410] width 187 height 20
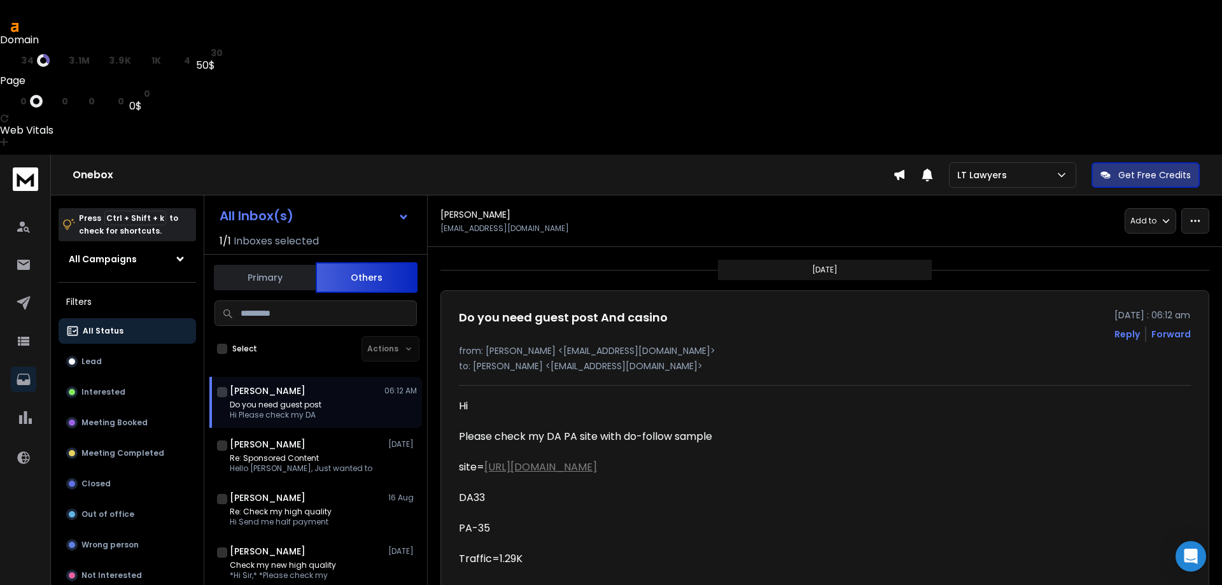
click at [783, 208] on div "Jon Boys JB jonboyslinksale@gmail.com" at bounding box center [630, 220] width 380 height 25
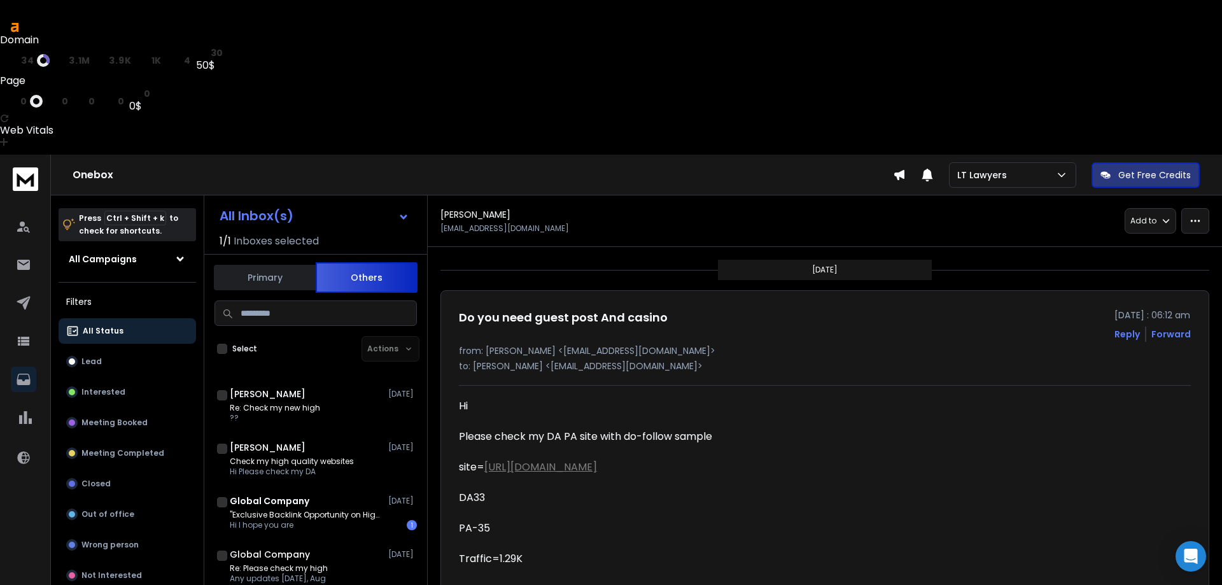
scroll to position [321, 0]
click at [31, 426] on div "H" at bounding box center [25, 447] width 51 height 585
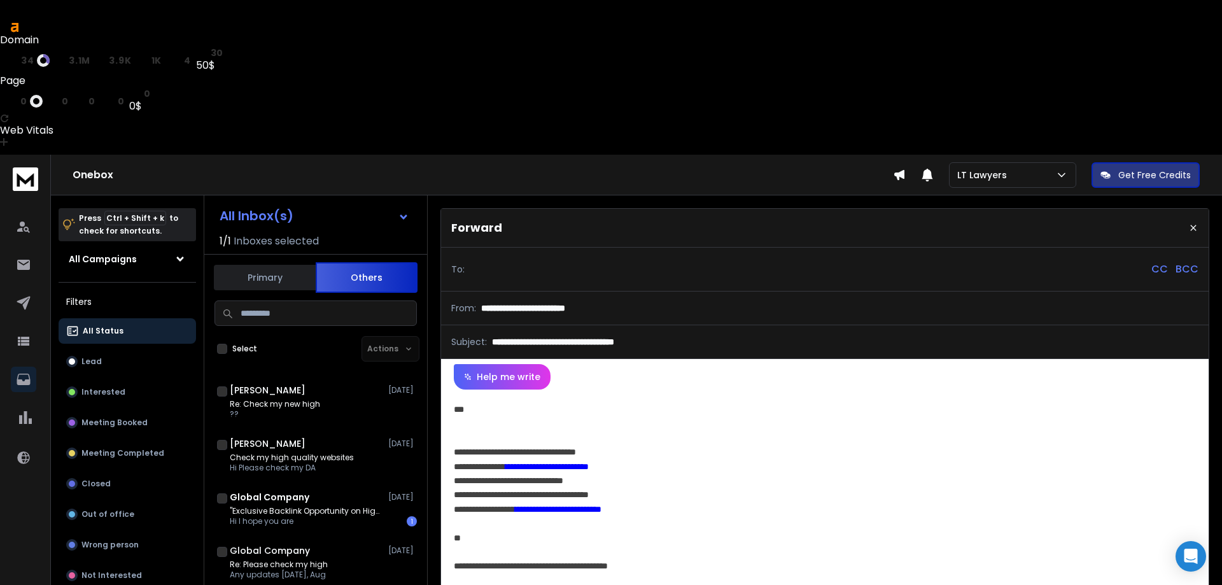
click at [1191, 225] on icon at bounding box center [1193, 228] width 6 height 6
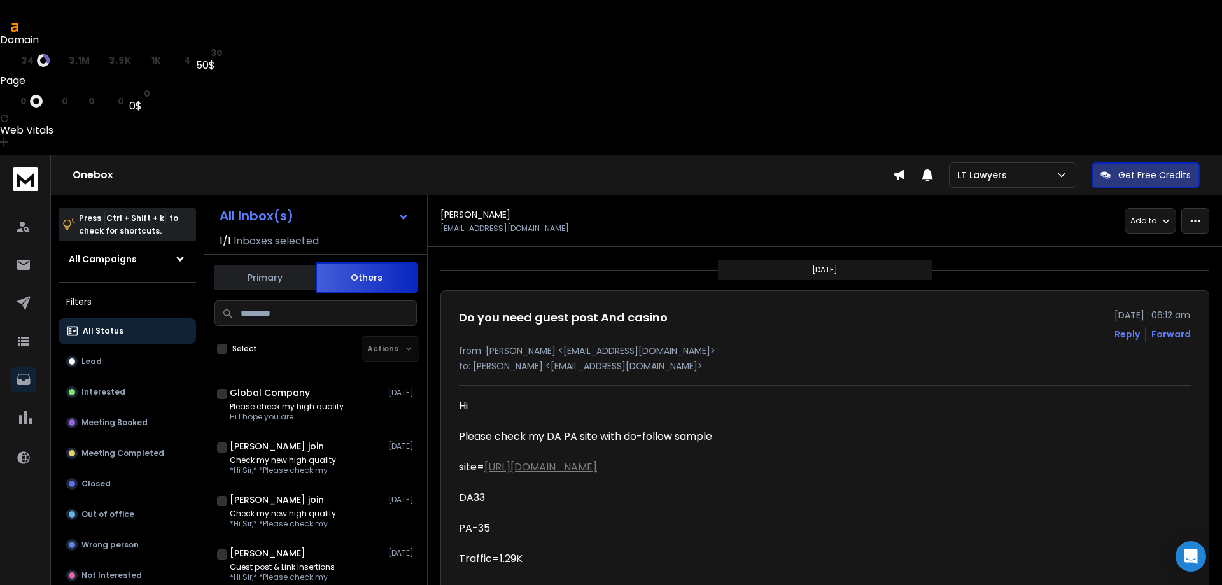
scroll to position [599, 0]
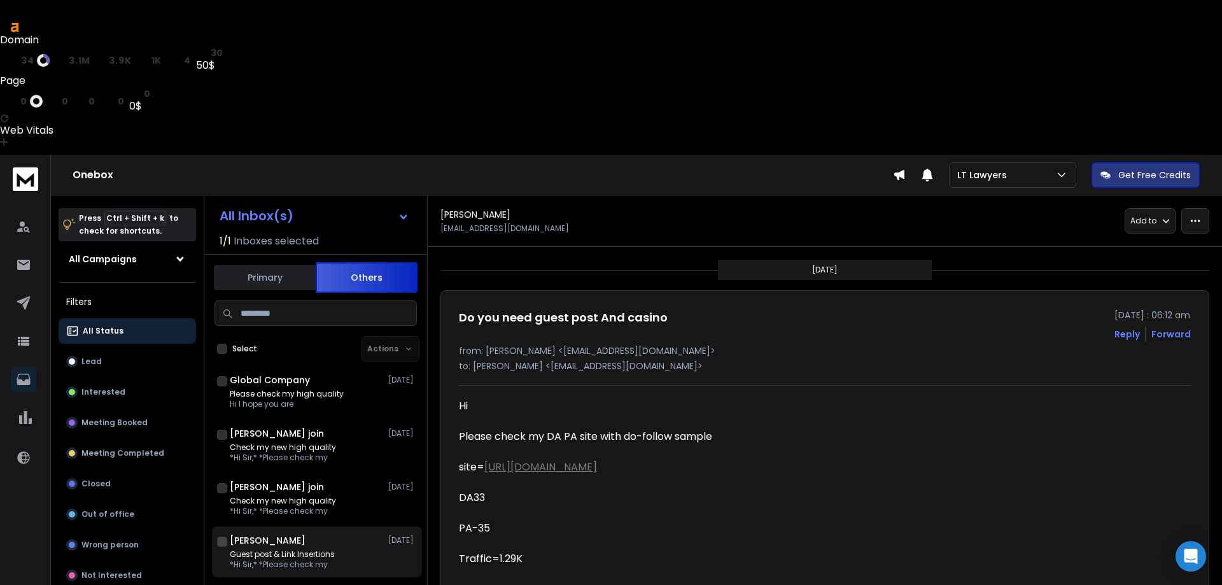
click at [323, 534] on div "Millie Falreya 31 Jul" at bounding box center [323, 540] width 187 height 13
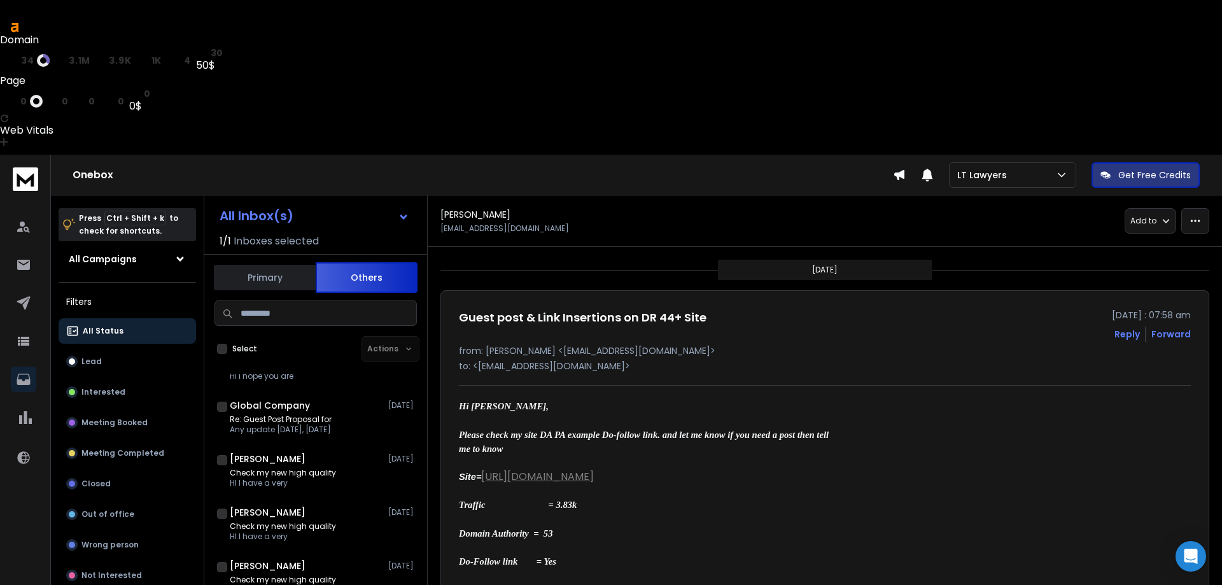
scroll to position [1014, 0]
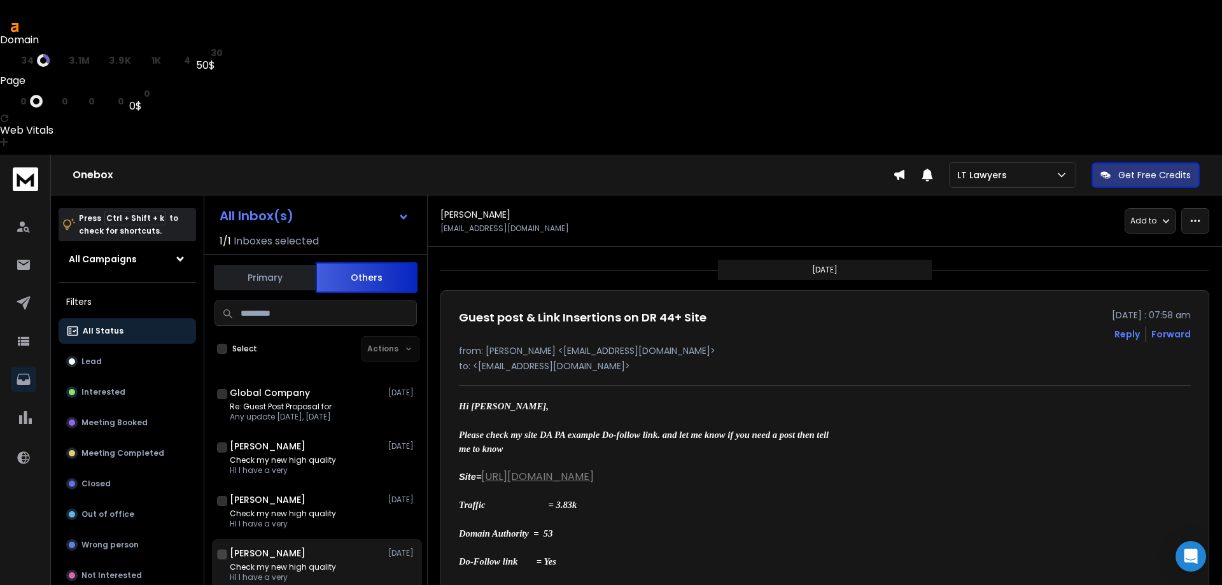
click at [308, 562] on p "Check my new high quality" at bounding box center [283, 567] width 106 height 10
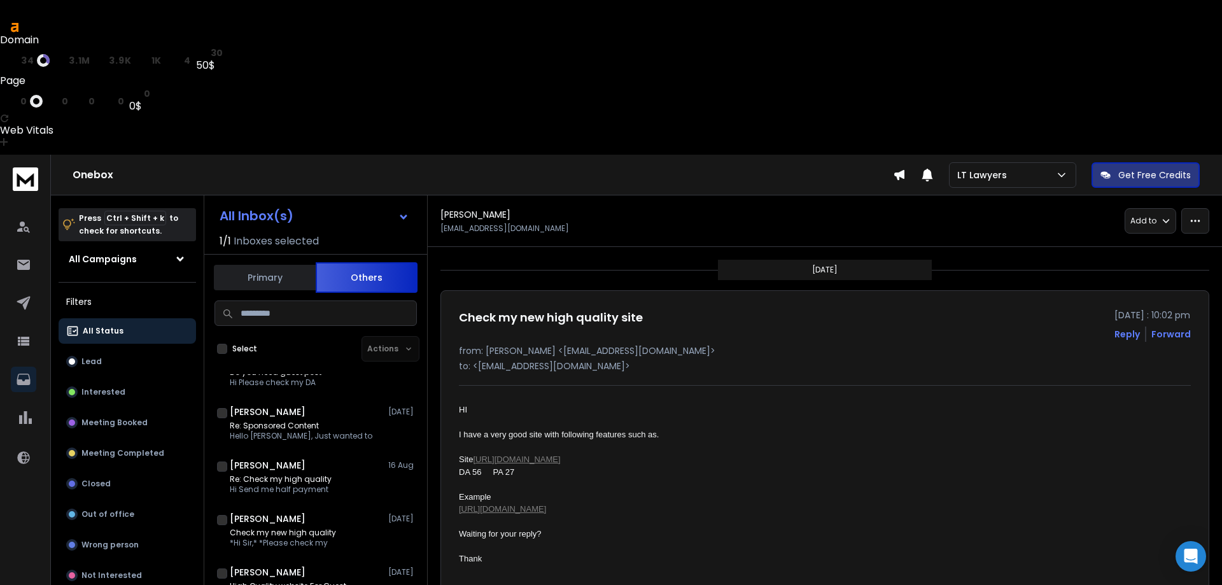
scroll to position [0, 0]
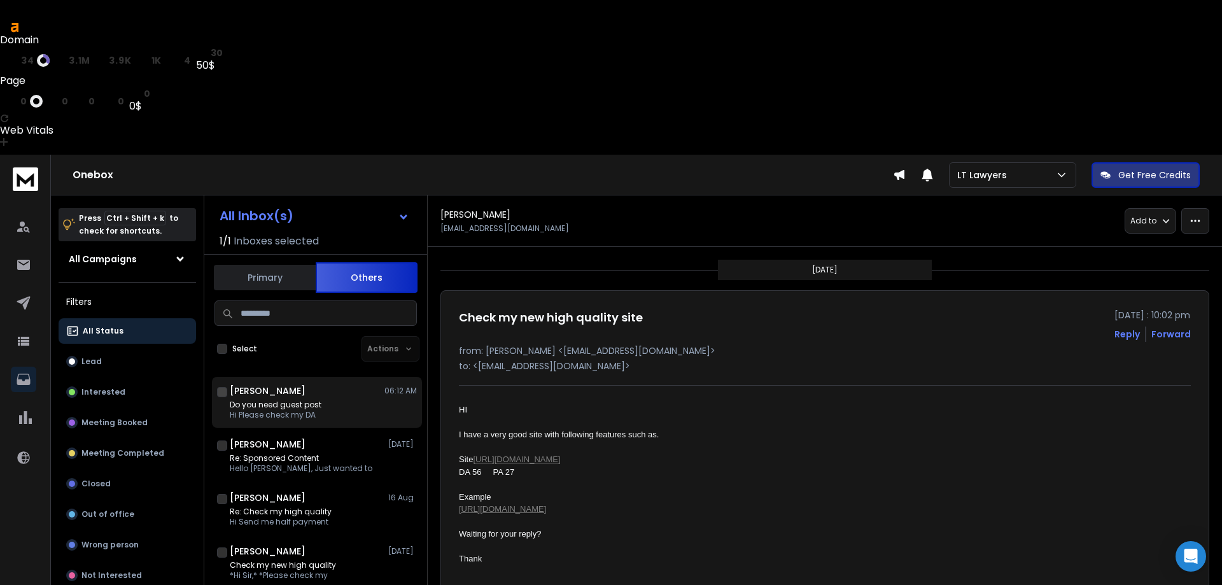
click at [342, 400] on div "Do you need guest post Hi Please check my DA" at bounding box center [323, 410] width 187 height 20
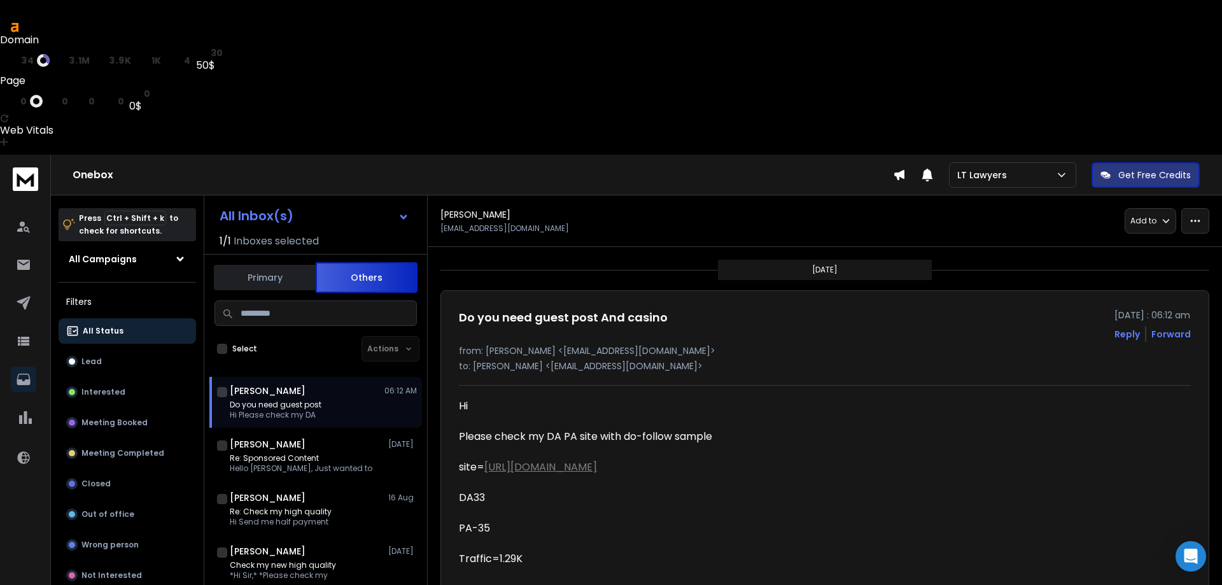
click at [783, 208] on div "Jon Boys JB jonboyslinksale@gmail.com" at bounding box center [630, 220] width 380 height 25
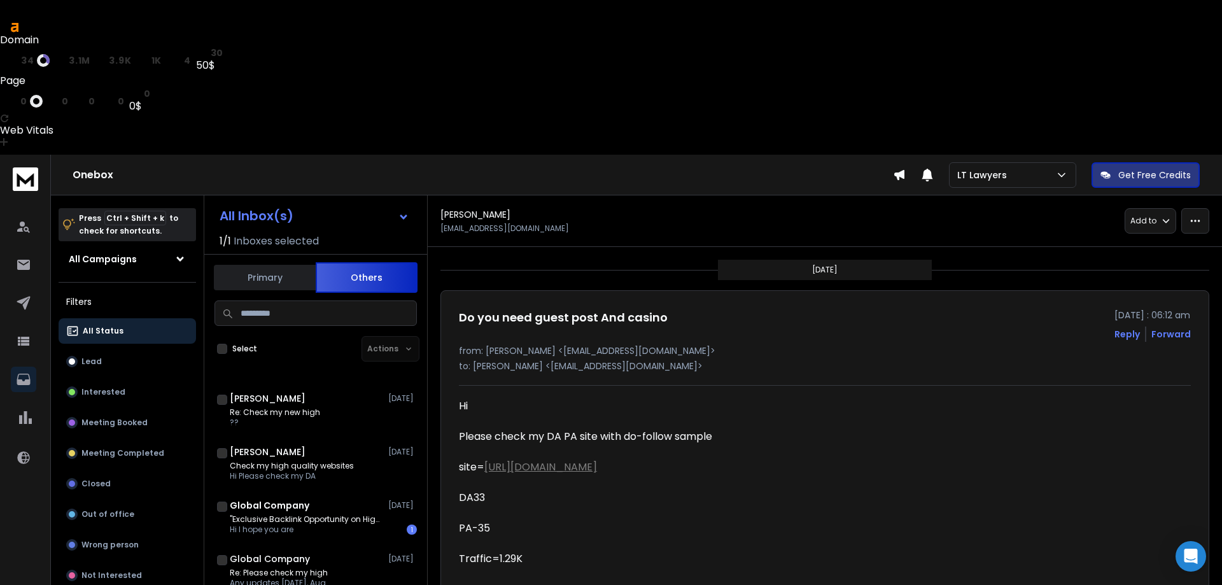
scroll to position [321, 0]
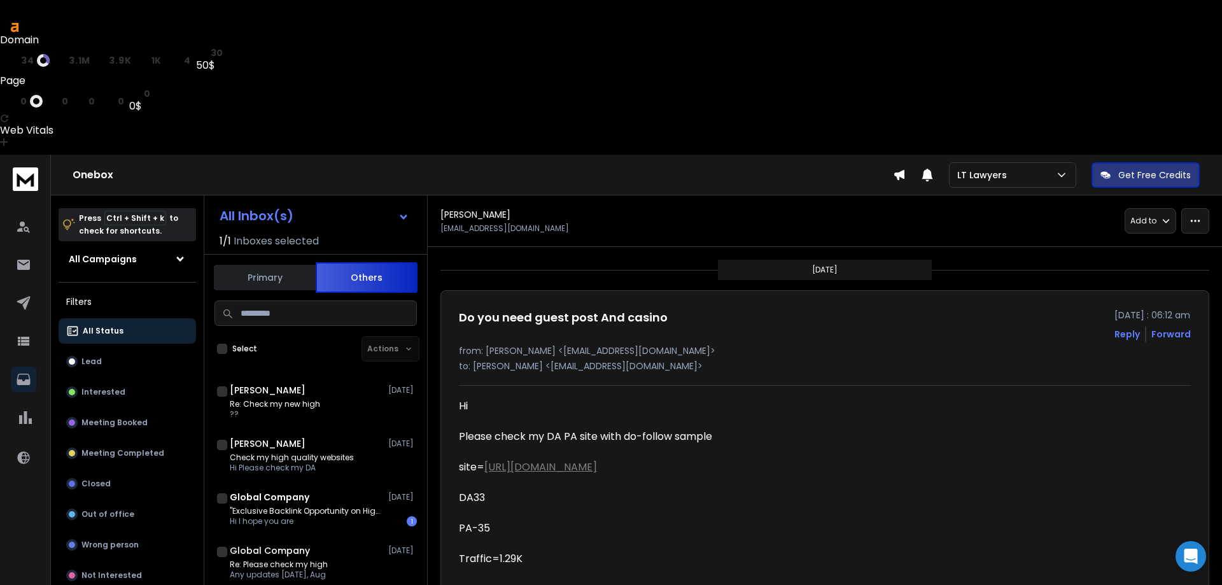
click at [31, 426] on div "H" at bounding box center [25, 447] width 51 height 585
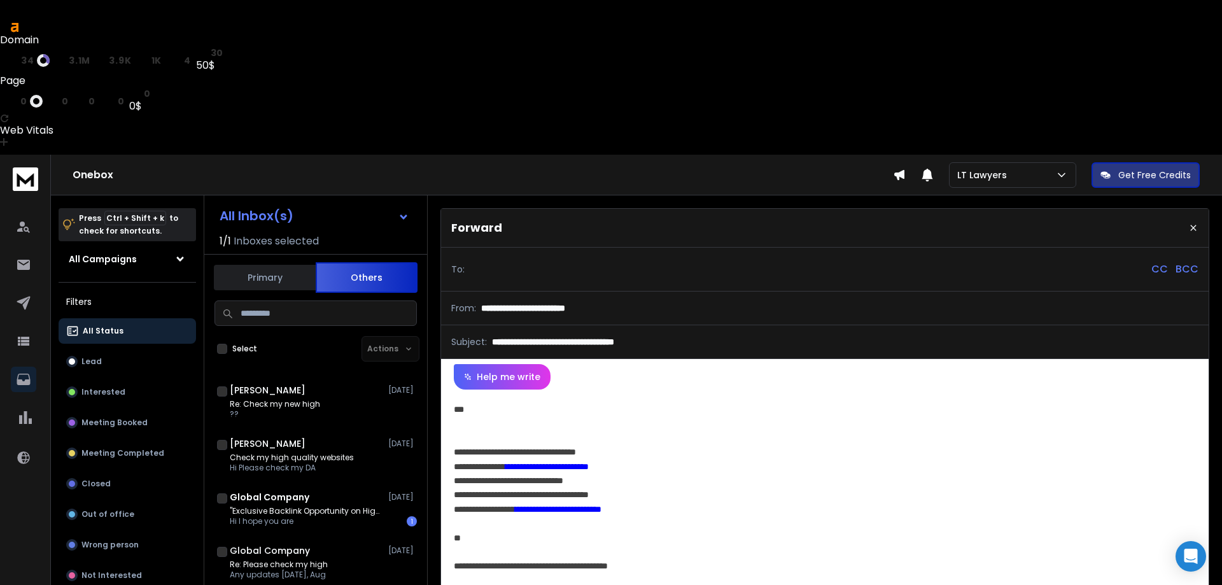
click at [1191, 225] on icon at bounding box center [1193, 228] width 6 height 6
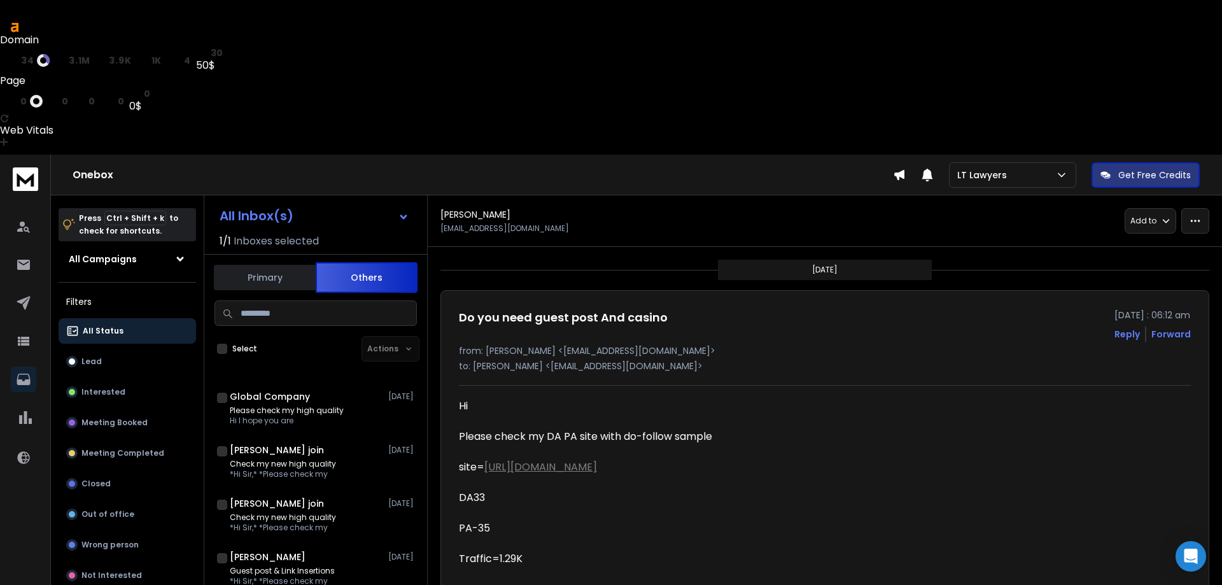
scroll to position [598, 0]
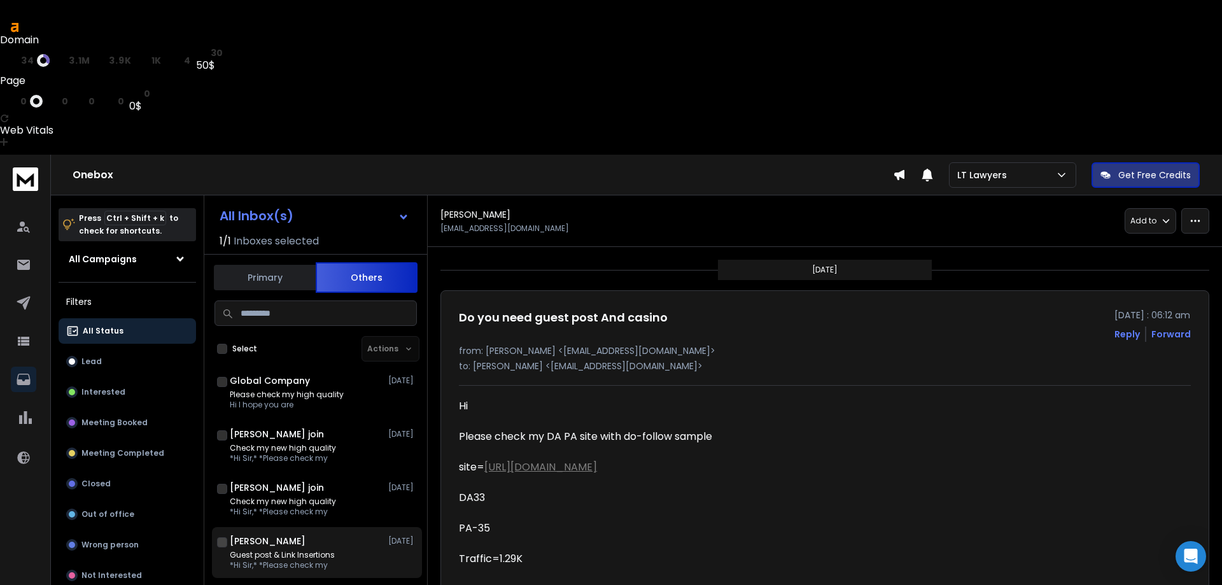
click at [323, 534] on div "Millie Falreya 31 Jul" at bounding box center [323, 540] width 187 height 13
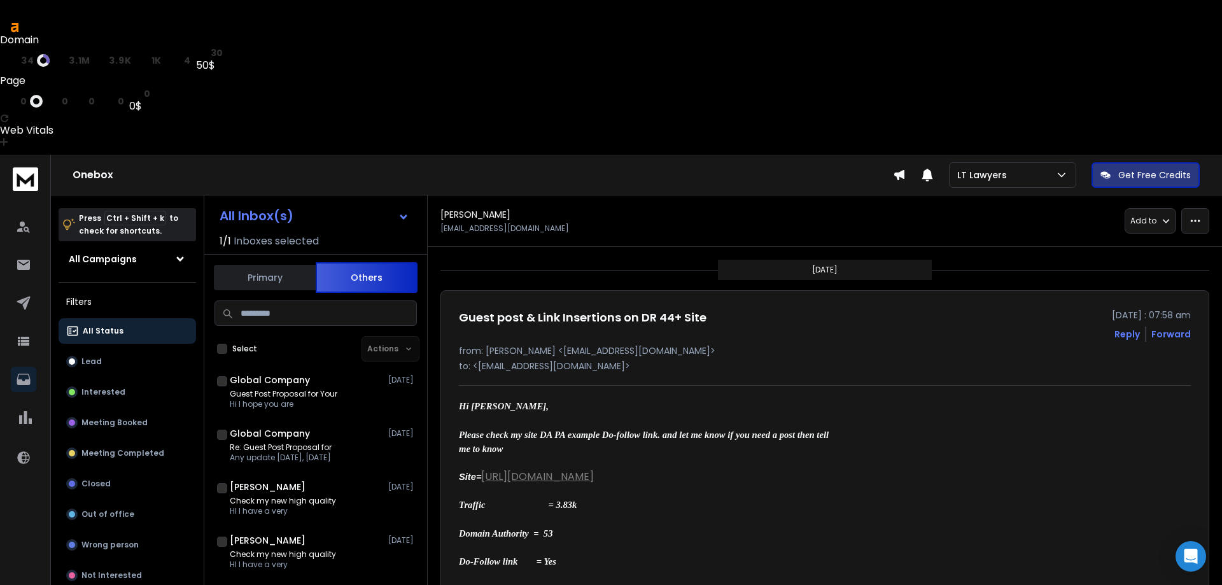
scroll to position [1009, 0]
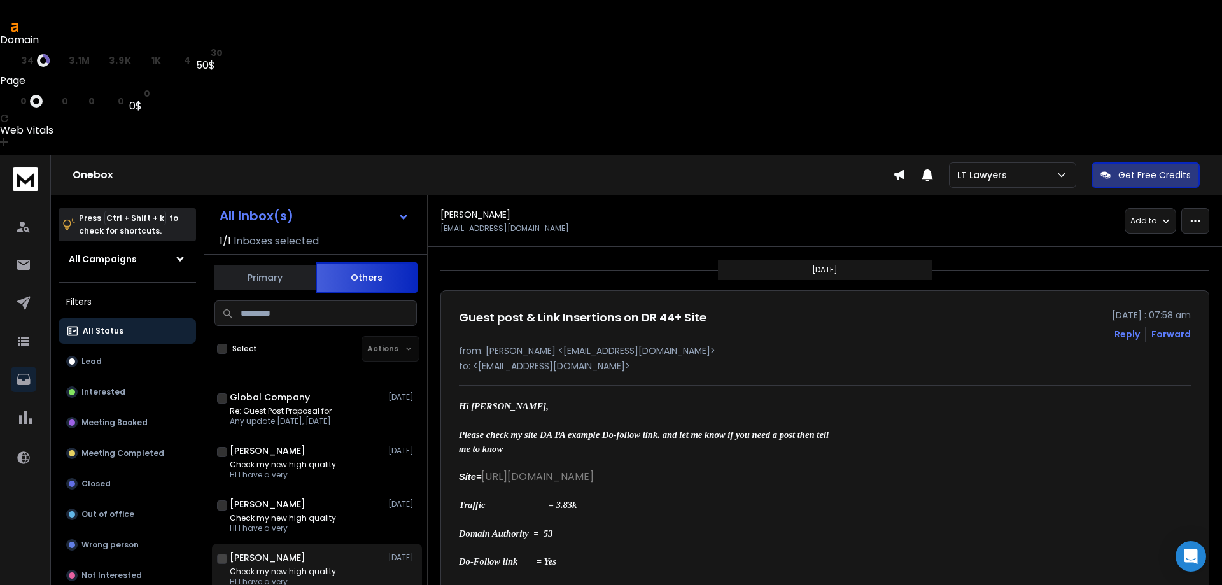
click at [308, 551] on div "Humaira Rajpoot 24 Jul Check my new high quality HI I have a very" at bounding box center [323, 569] width 187 height 36
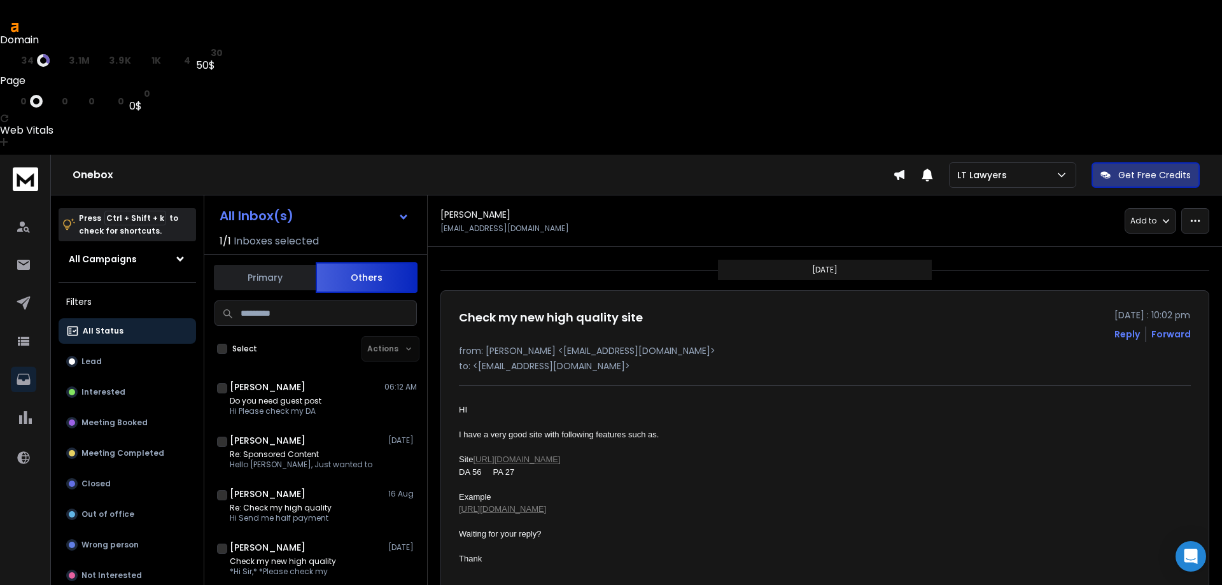
scroll to position [0, 0]
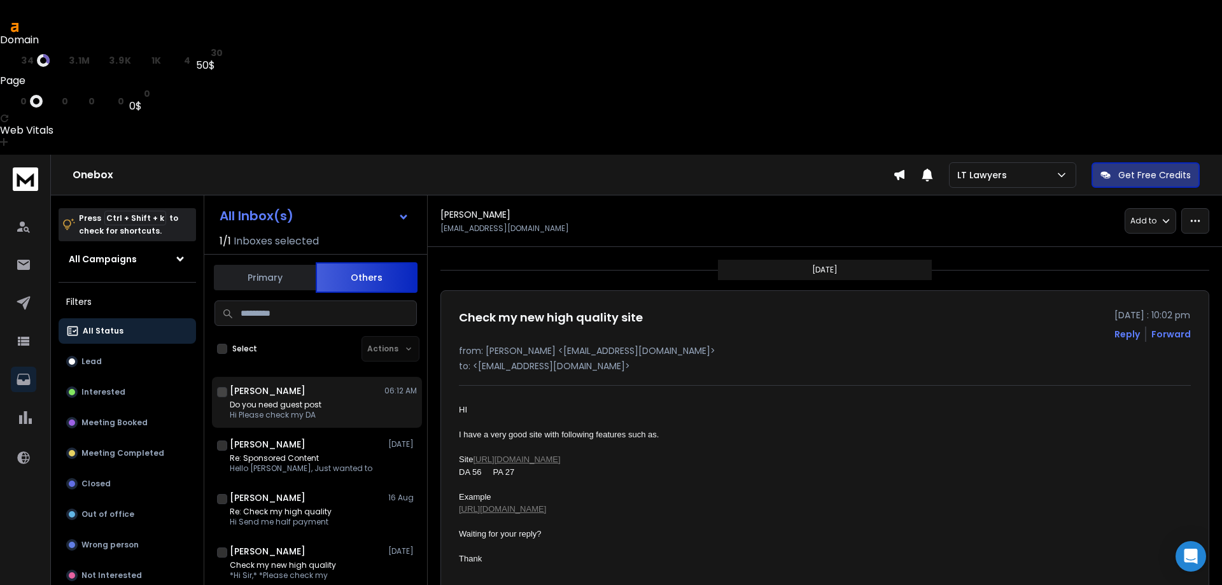
click at [342, 400] on div "Do you need guest post Hi Please check my DA" at bounding box center [323, 410] width 187 height 20
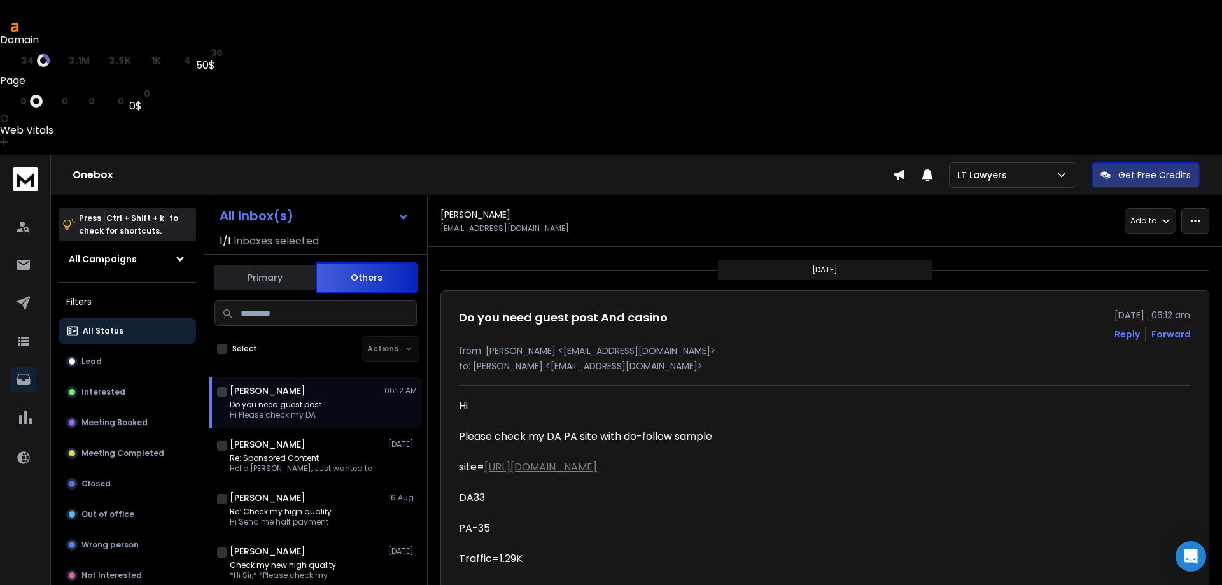
click at [783, 208] on div "Jon Boys JB jonboyslinksale@gmail.com" at bounding box center [630, 220] width 380 height 25
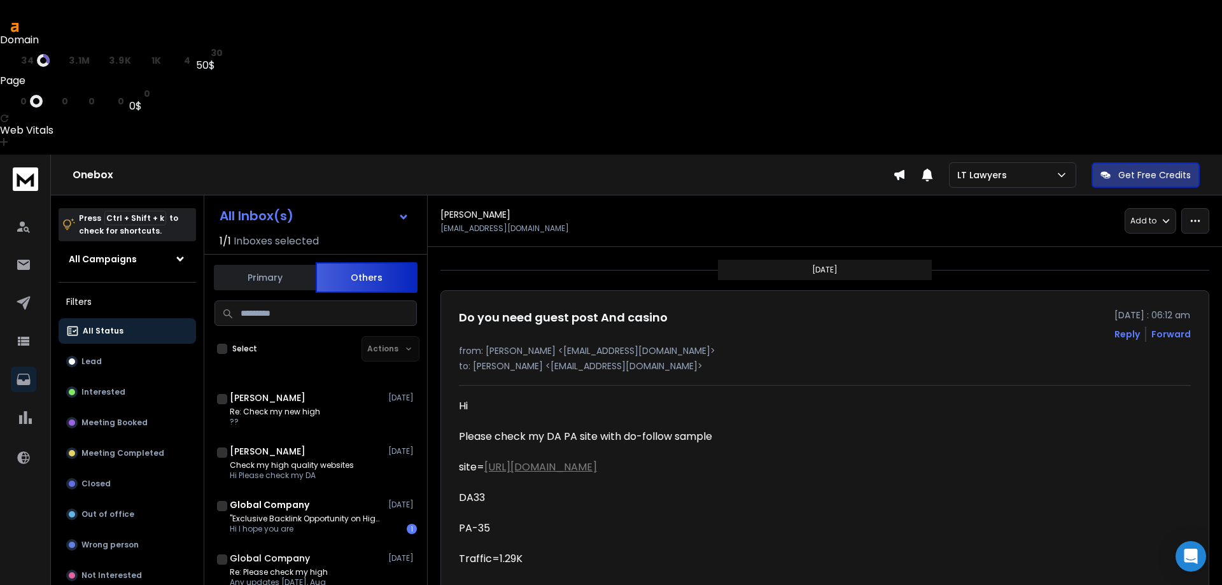
scroll to position [321, 0]
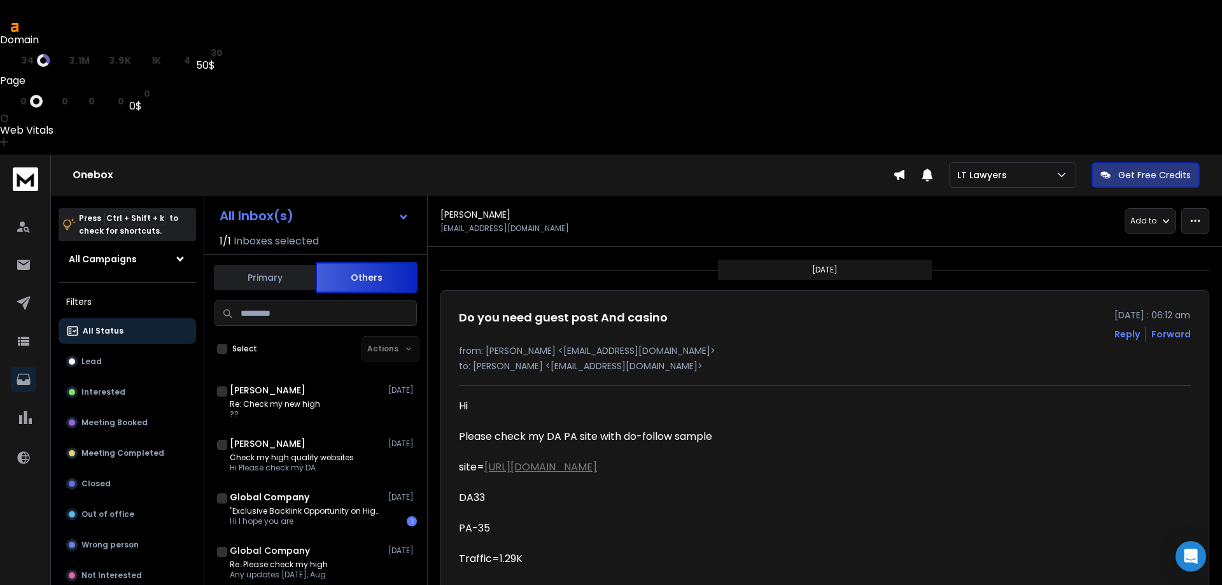
click at [31, 426] on div "H" at bounding box center [25, 447] width 51 height 585
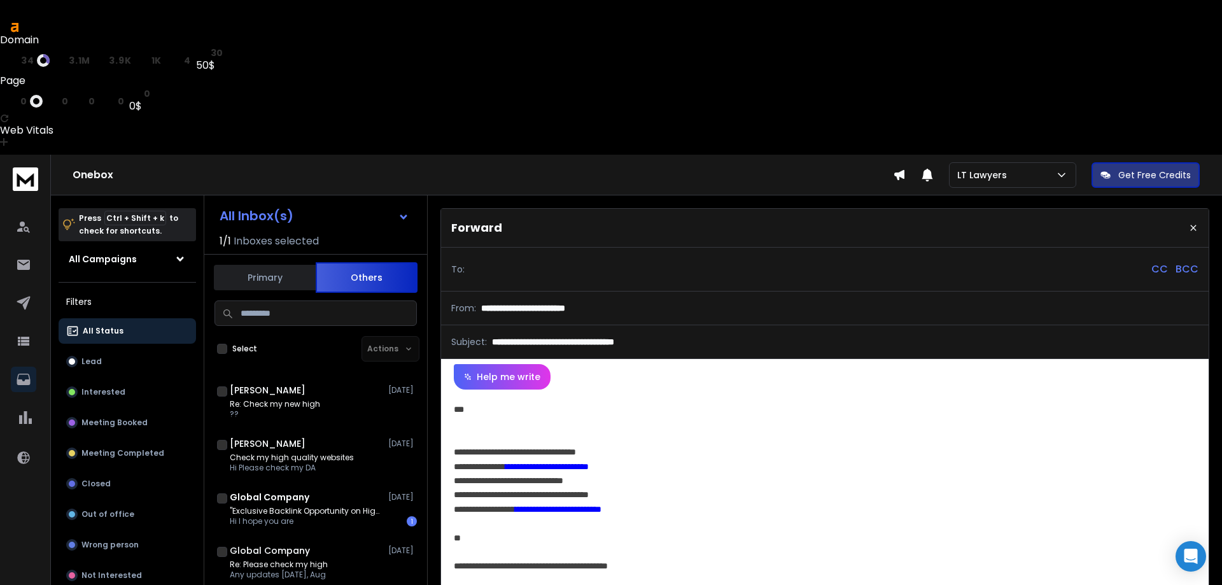
click at [1191, 225] on icon at bounding box center [1193, 228] width 6 height 6
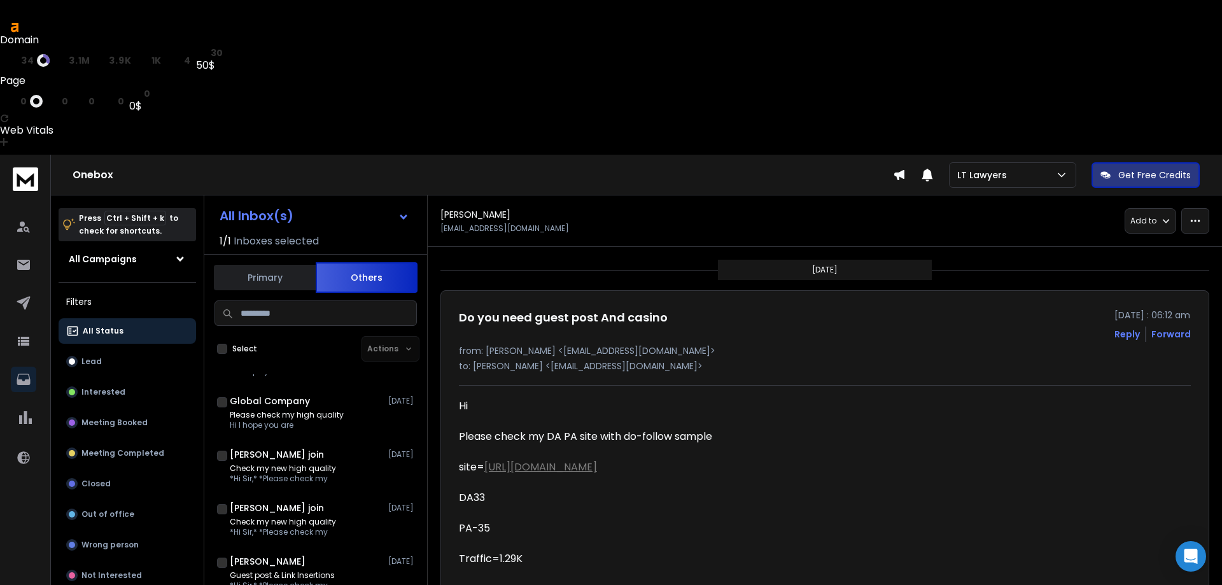
scroll to position [599, 0]
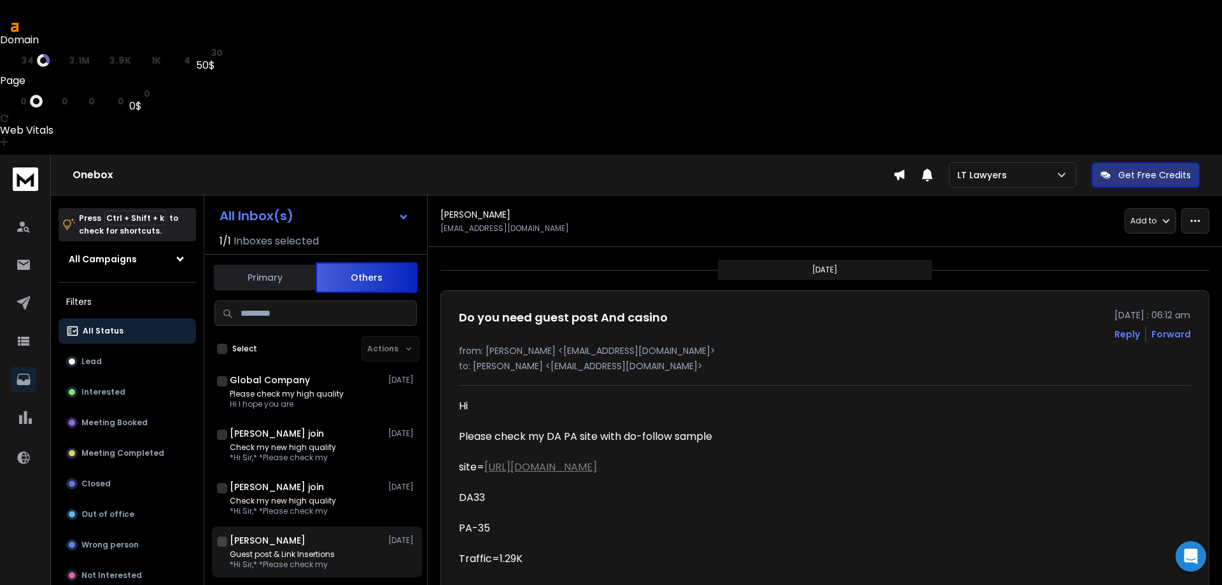
click at [323, 534] on div "Millie Falreya 31 Jul" at bounding box center [323, 540] width 187 height 13
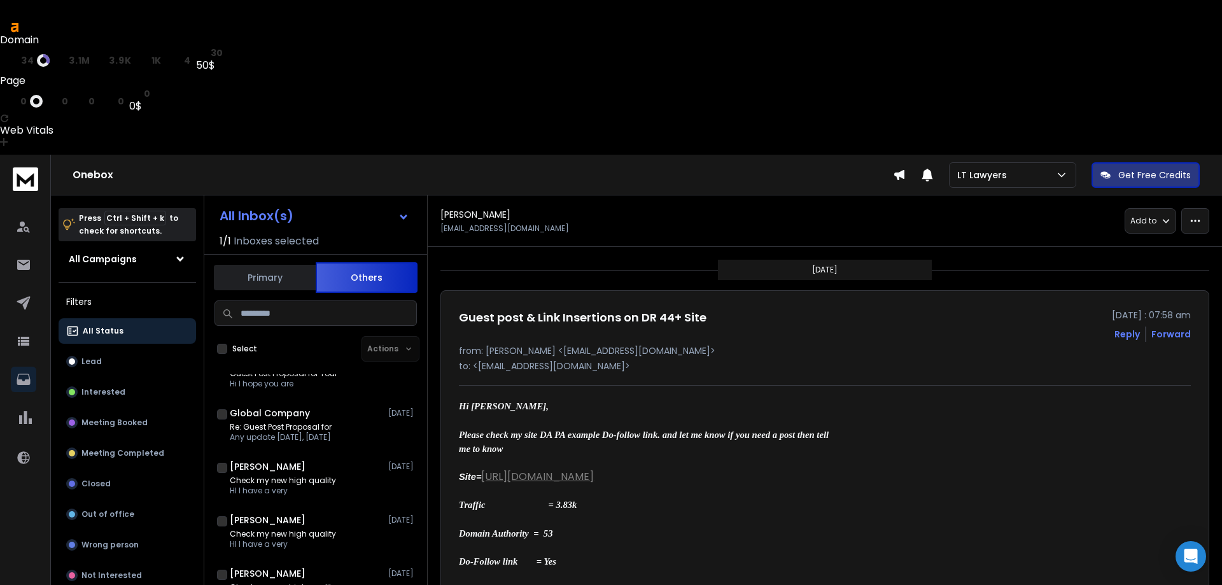
scroll to position [1014, 0]
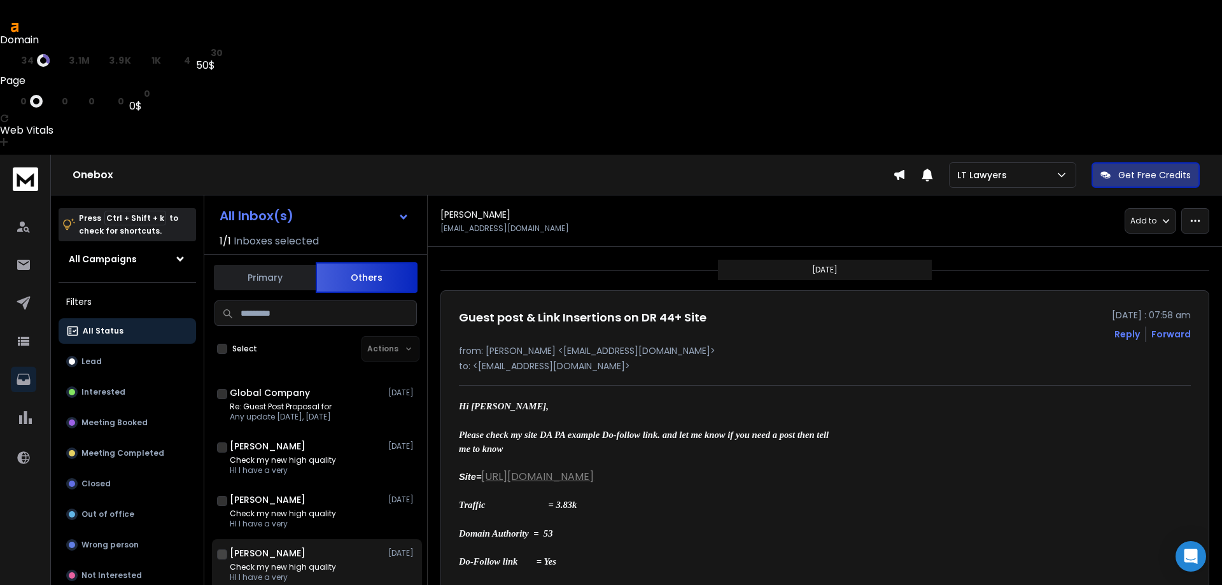
click at [308, 562] on p "Check my new high quality" at bounding box center [283, 567] width 106 height 10
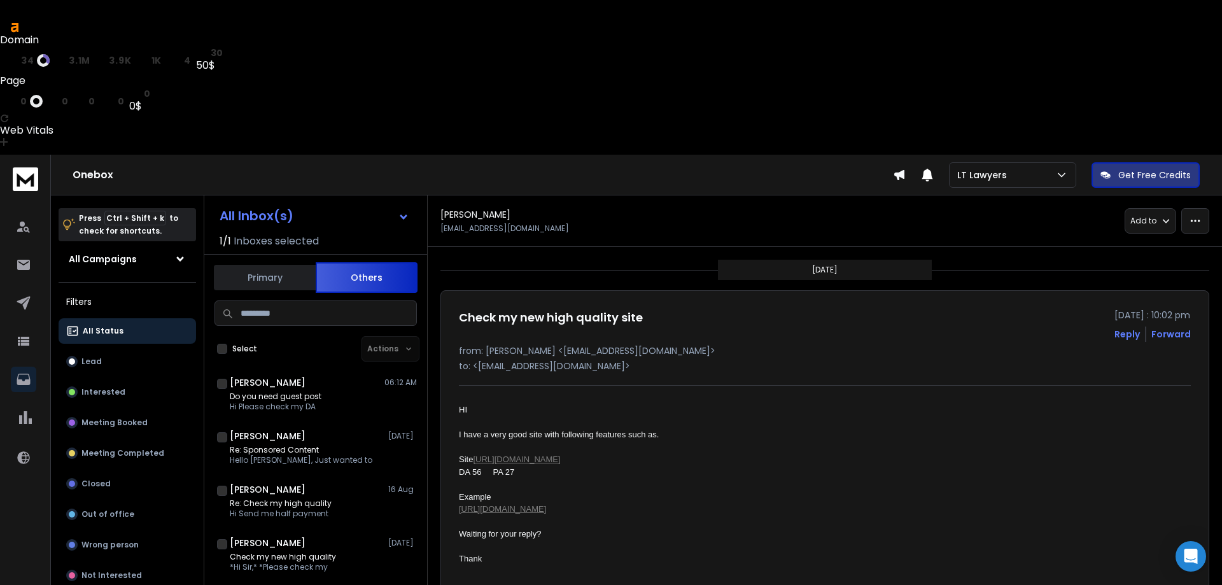
scroll to position [0, 0]
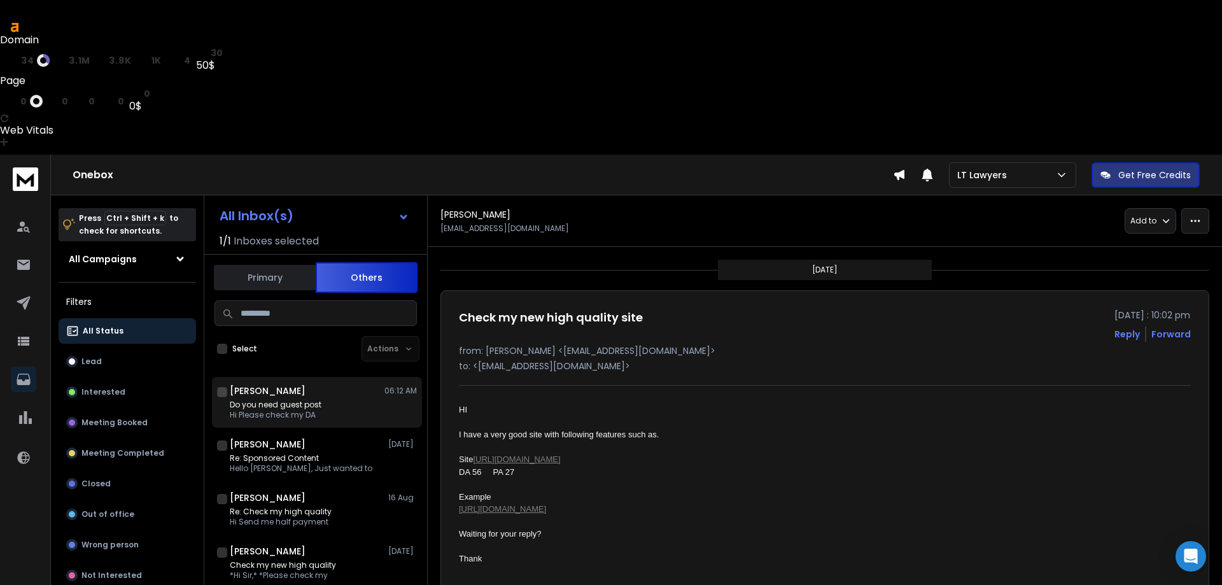
click at [342, 400] on div "Do you need guest post Hi Please check my DA" at bounding box center [323, 410] width 187 height 20
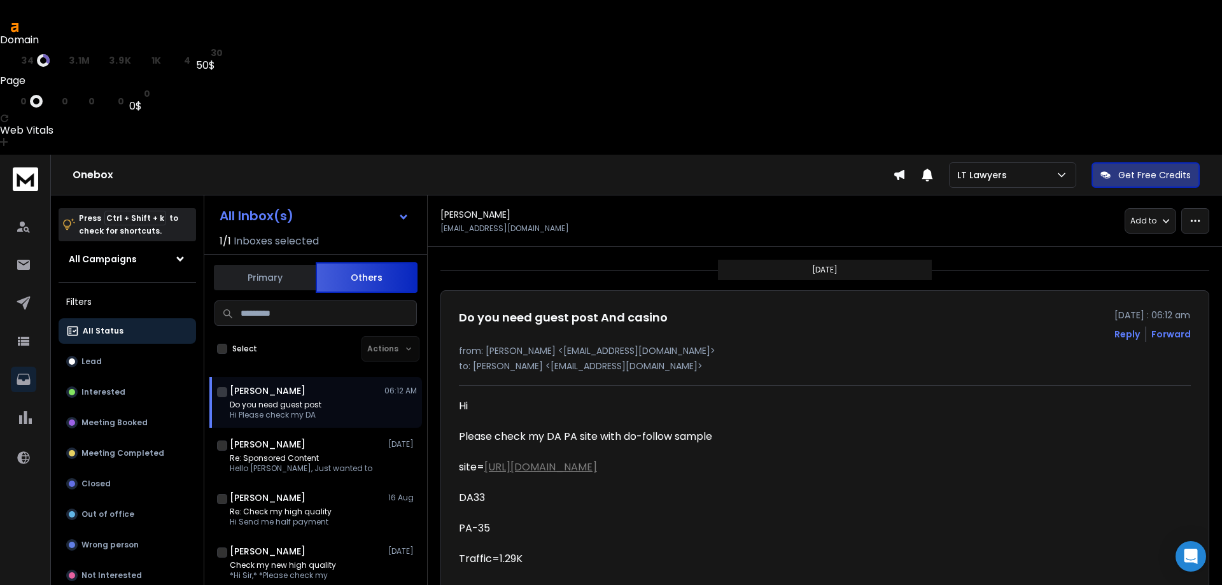
click at [783, 208] on div "Jon Boys JB jonboyslinksale@gmail.com" at bounding box center [630, 220] width 380 height 25
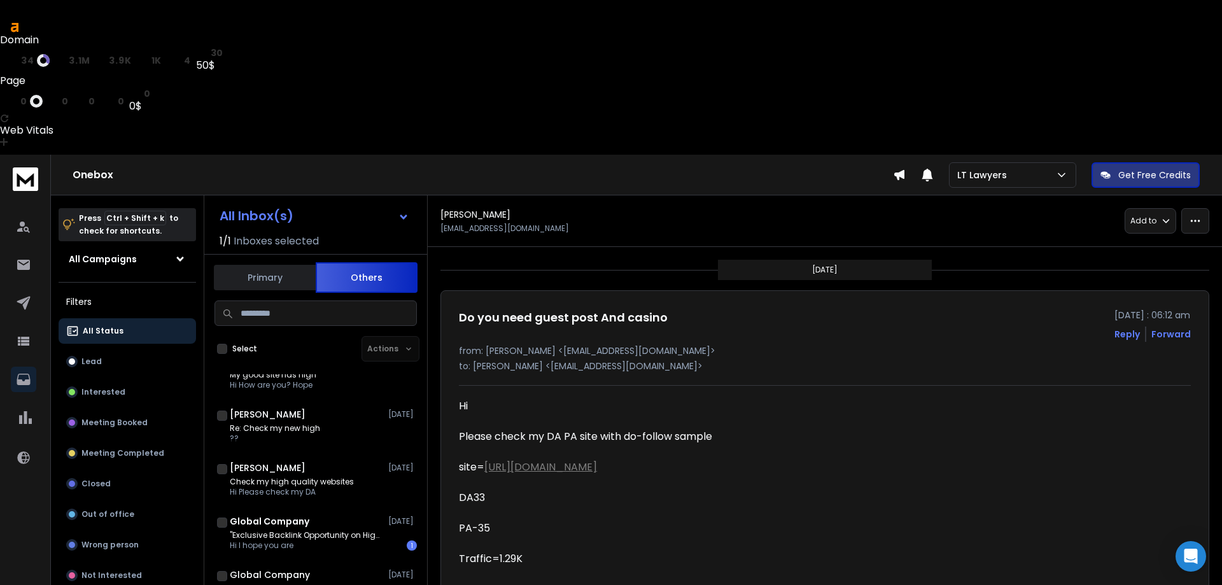
scroll to position [321, 0]
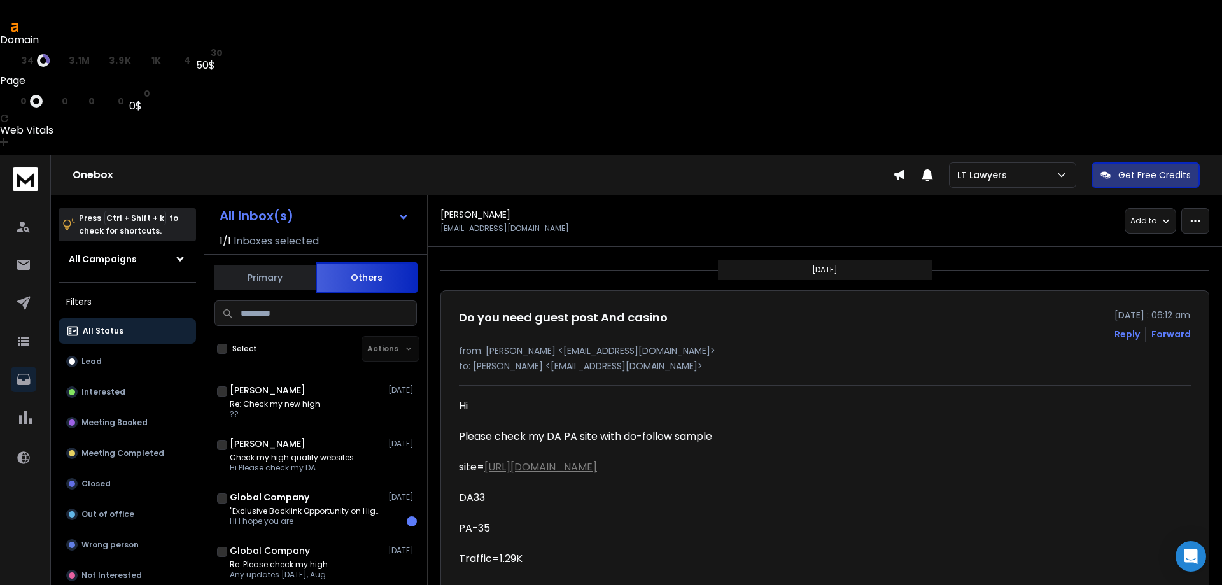
click at [31, 426] on div "H" at bounding box center [25, 447] width 51 height 585
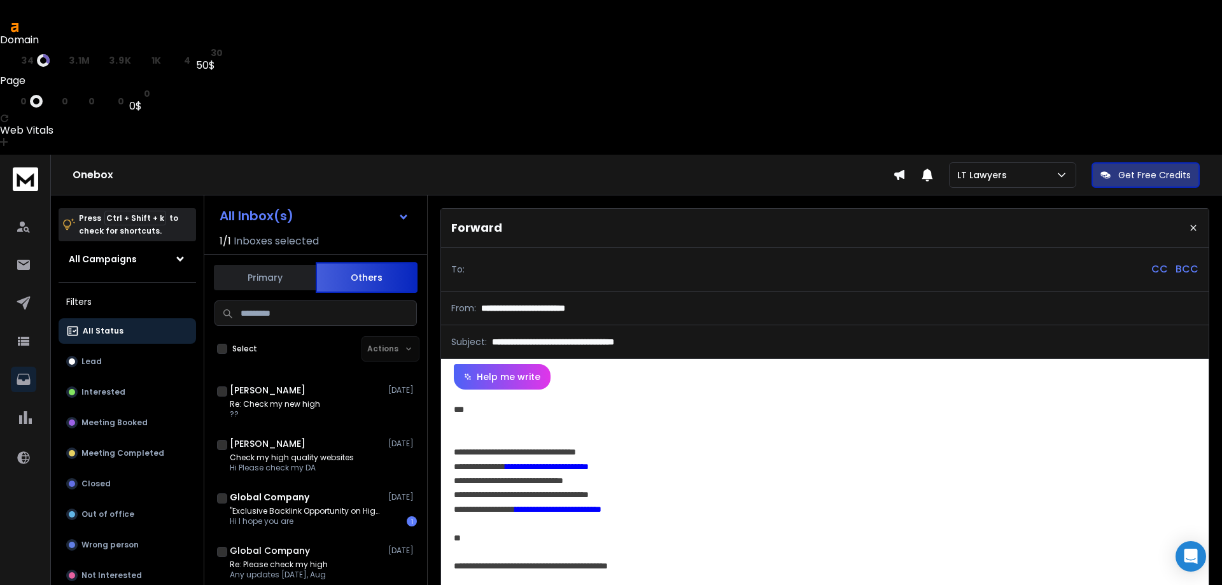
click at [1191, 225] on icon at bounding box center [1193, 228] width 6 height 6
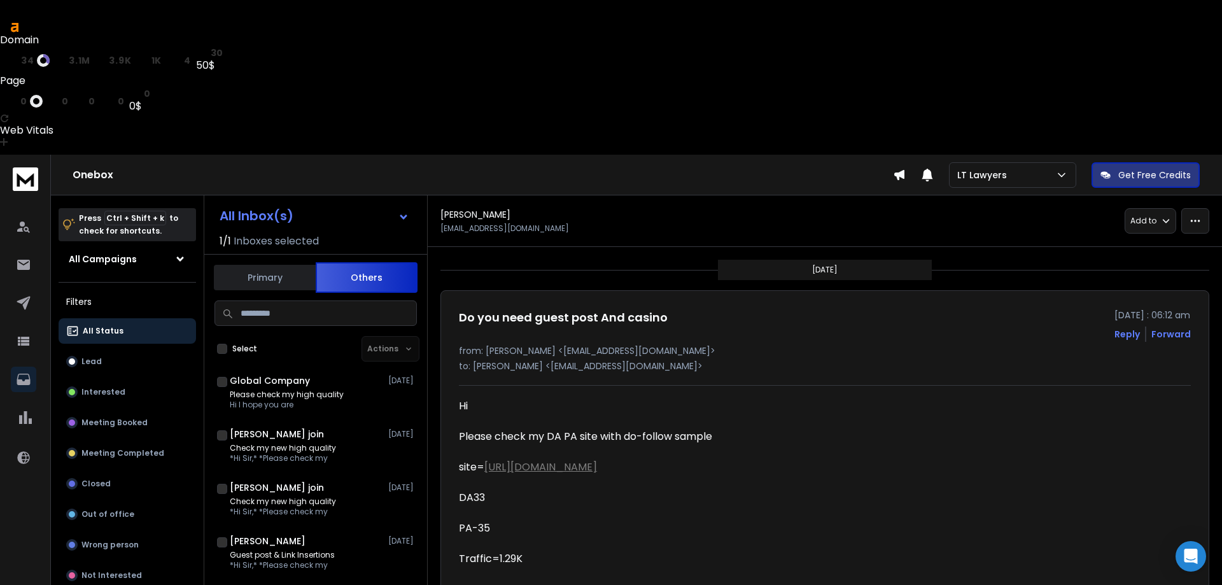
scroll to position [599, 0]
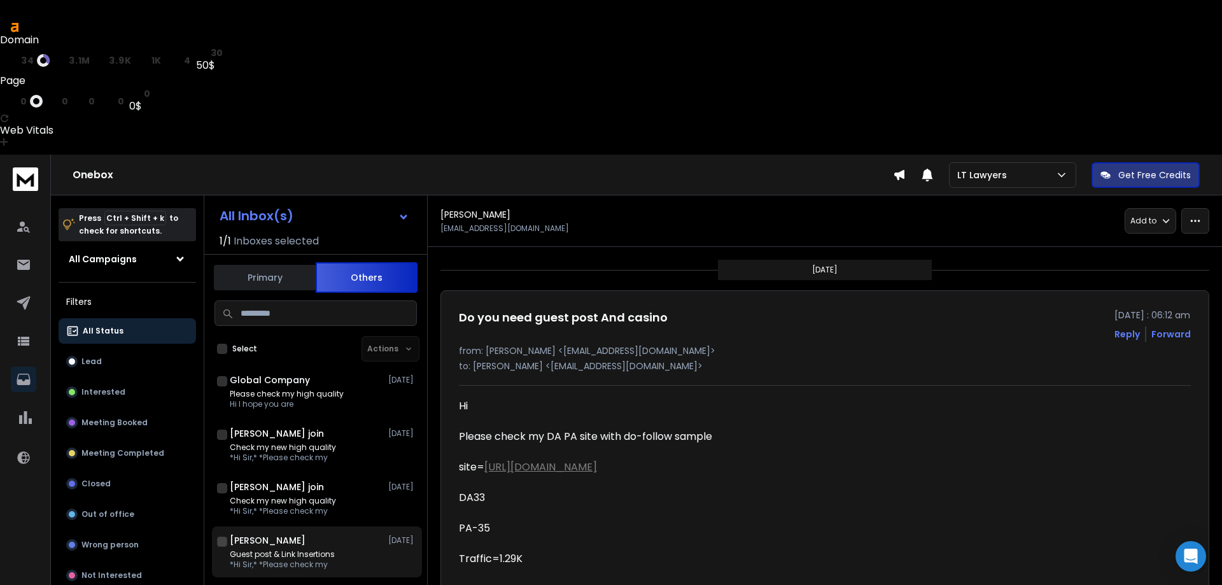
click at [323, 534] on div "Millie Falreya 31 Jul" at bounding box center [323, 540] width 187 height 13
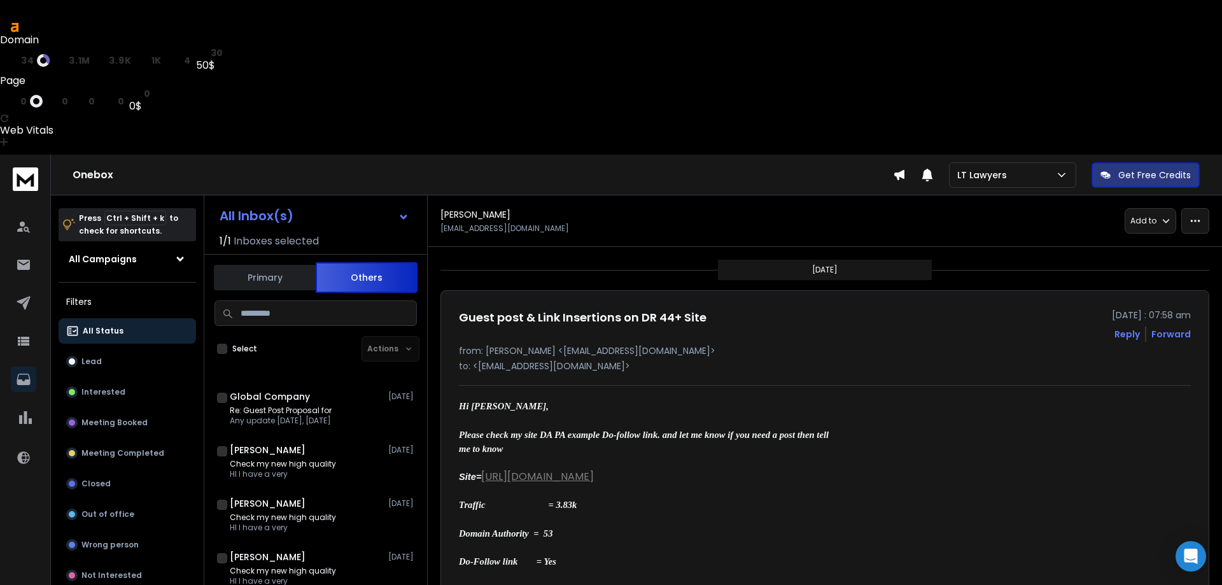
scroll to position [1014, 0]
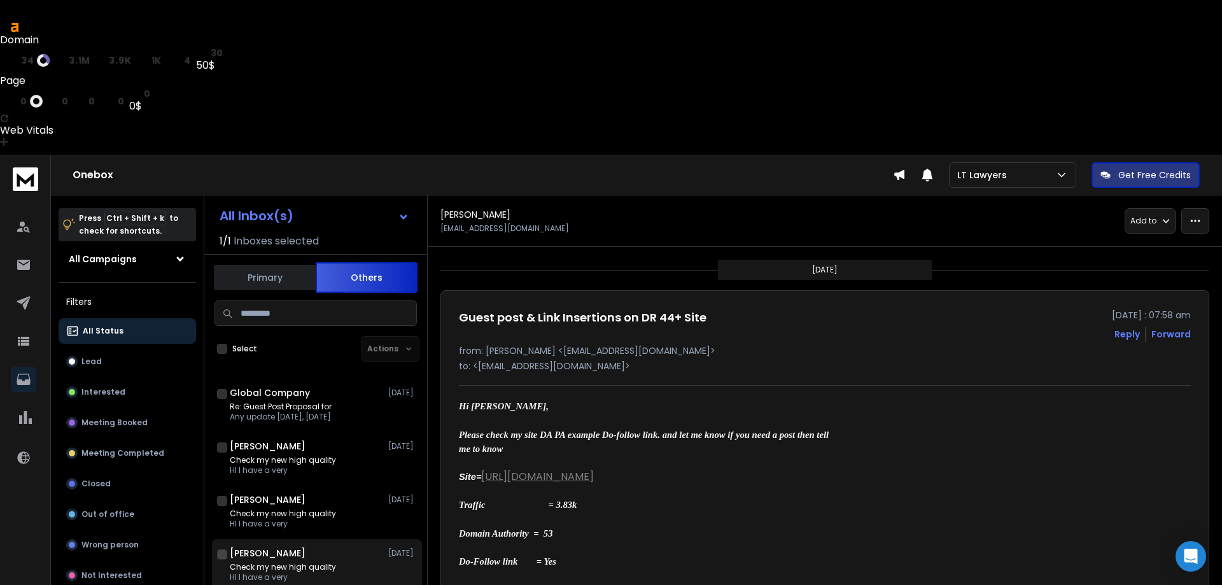
click at [308, 562] on p "Check my new high quality" at bounding box center [283, 567] width 106 height 10
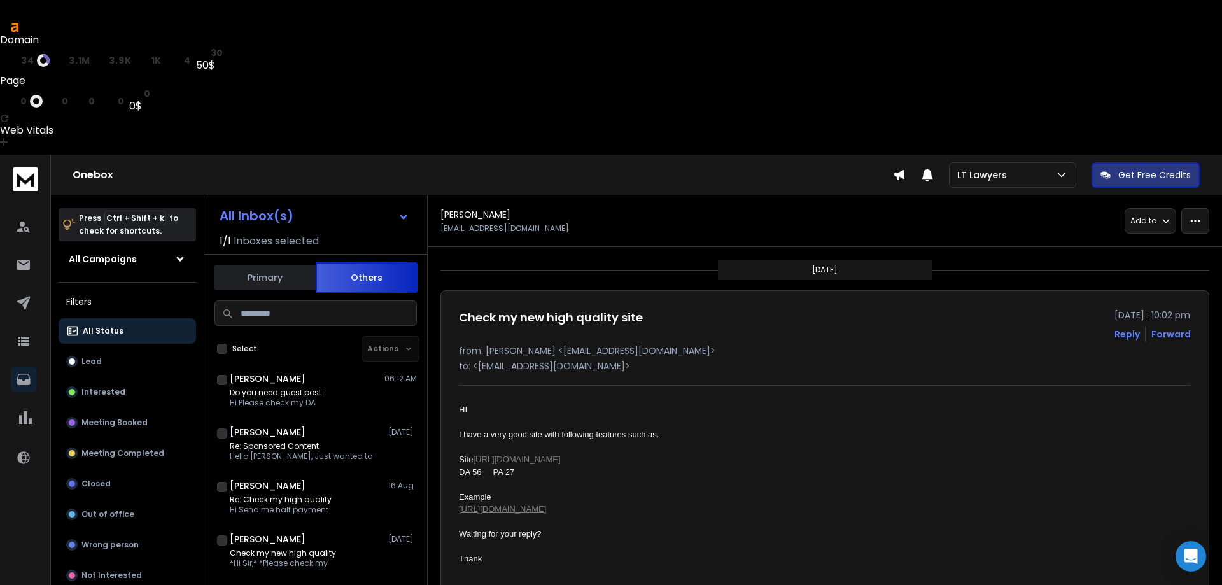
scroll to position [0, 0]
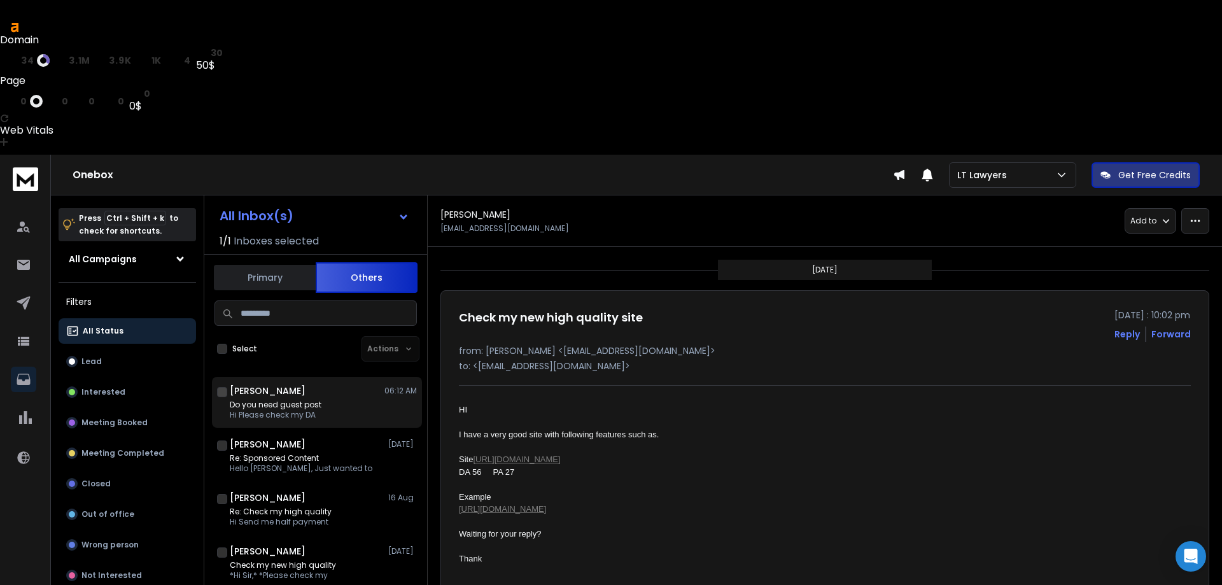
click at [342, 400] on div "Do you need guest post Hi Please check my DA" at bounding box center [323, 410] width 187 height 20
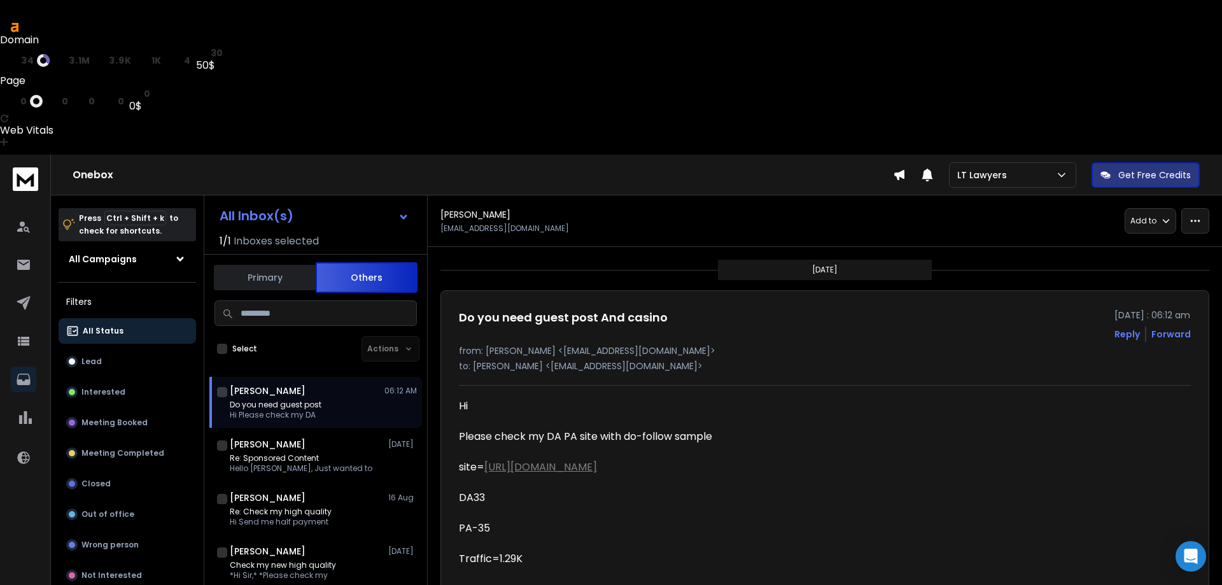
click at [783, 208] on div "Jon Boys JB jonboyslinksale@gmail.com" at bounding box center [630, 220] width 380 height 25
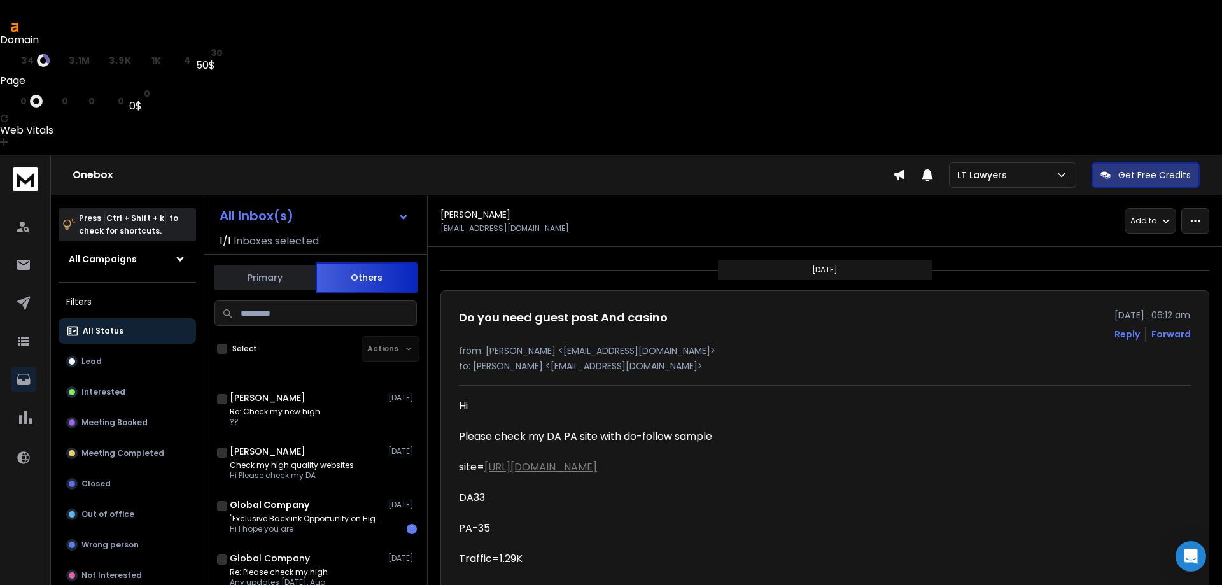
scroll to position [321, 0]
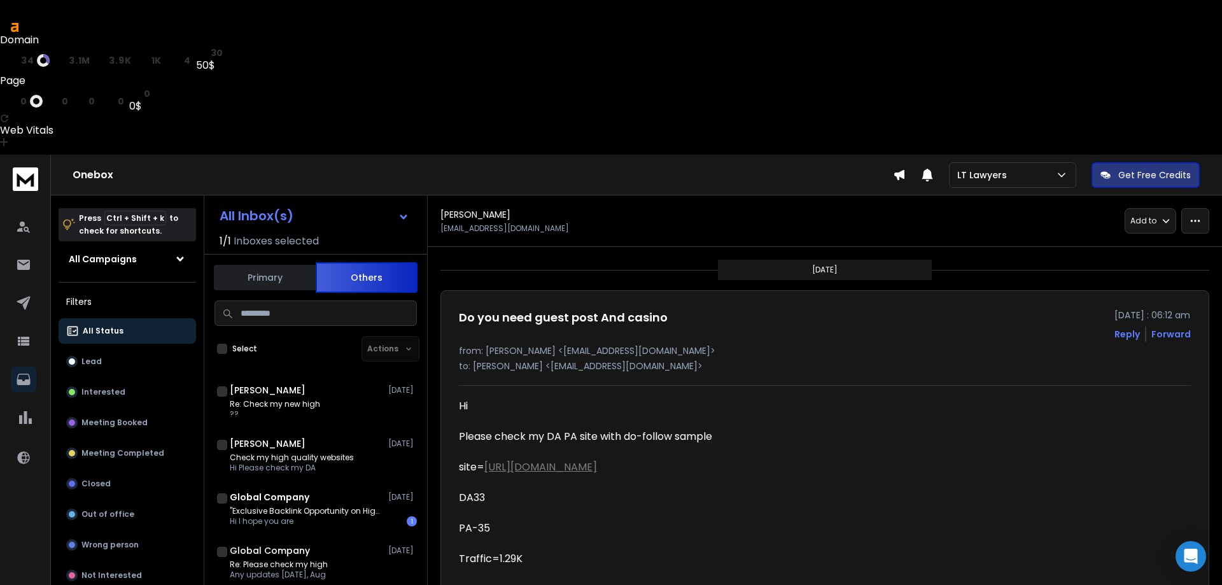
click at [31, 426] on div "H" at bounding box center [25, 447] width 51 height 585
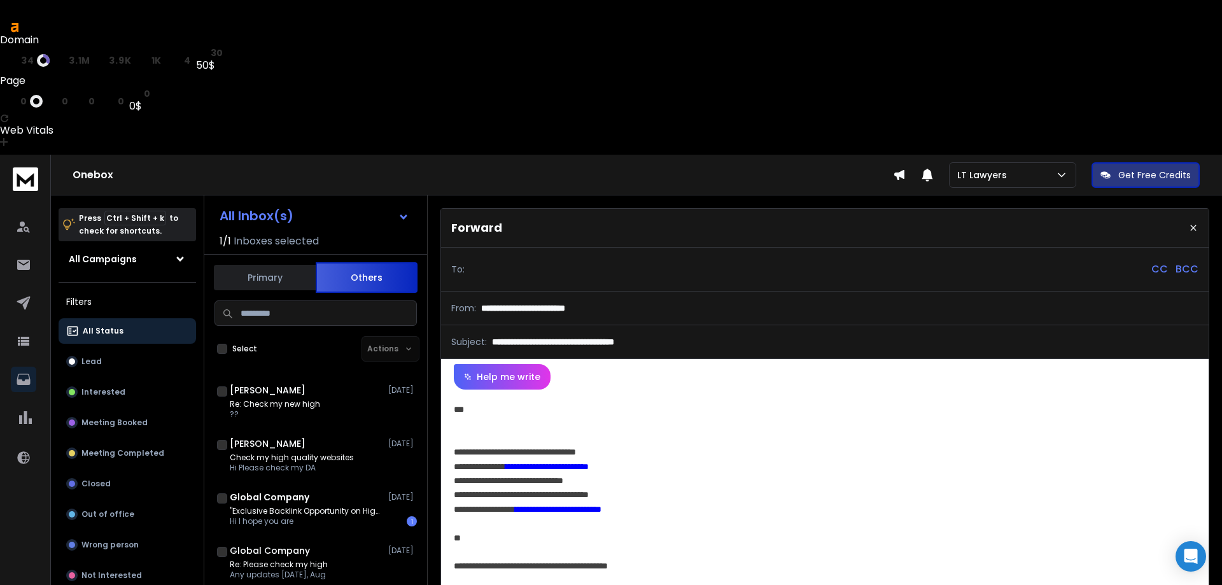
click at [1191, 225] on icon at bounding box center [1193, 228] width 6 height 6
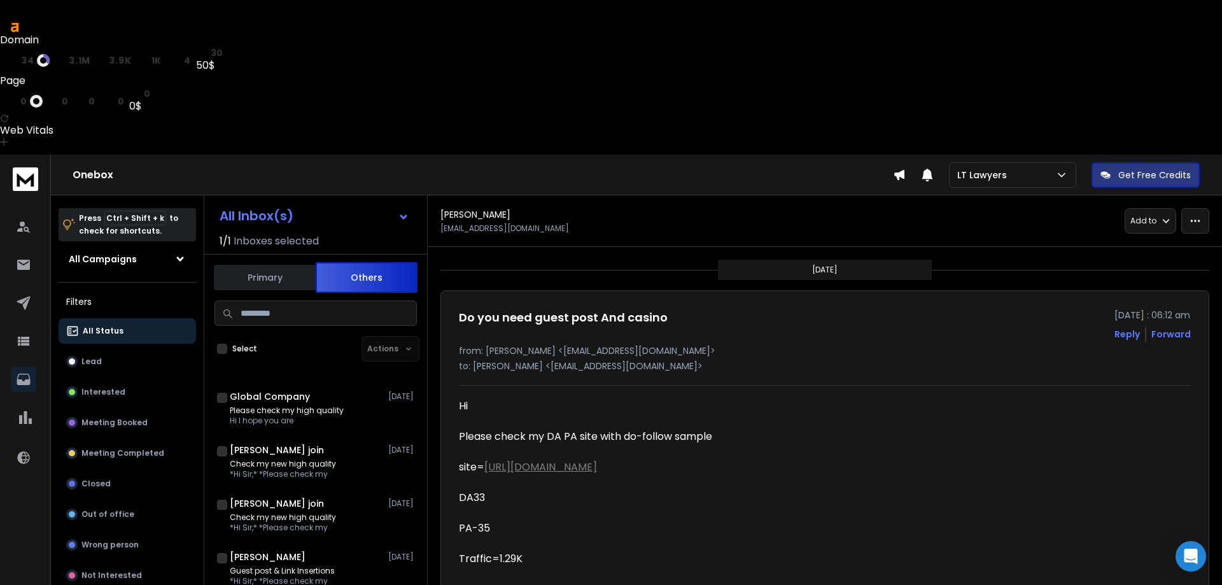
scroll to position [599, 0]
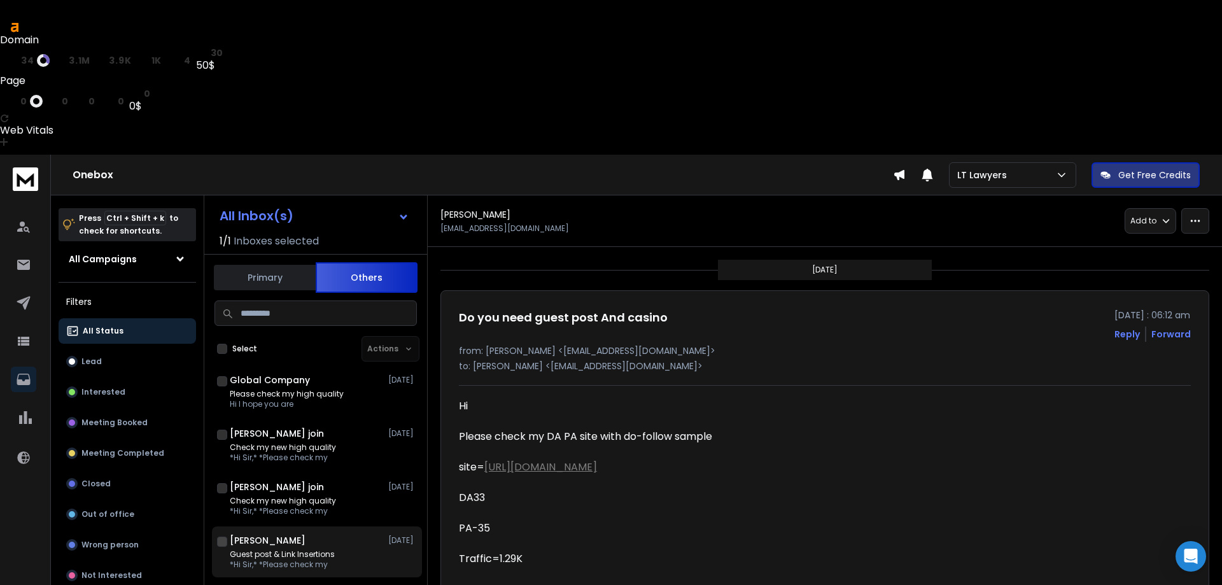
click at [323, 534] on div "Millie Falreya 31 Jul" at bounding box center [323, 540] width 187 height 13
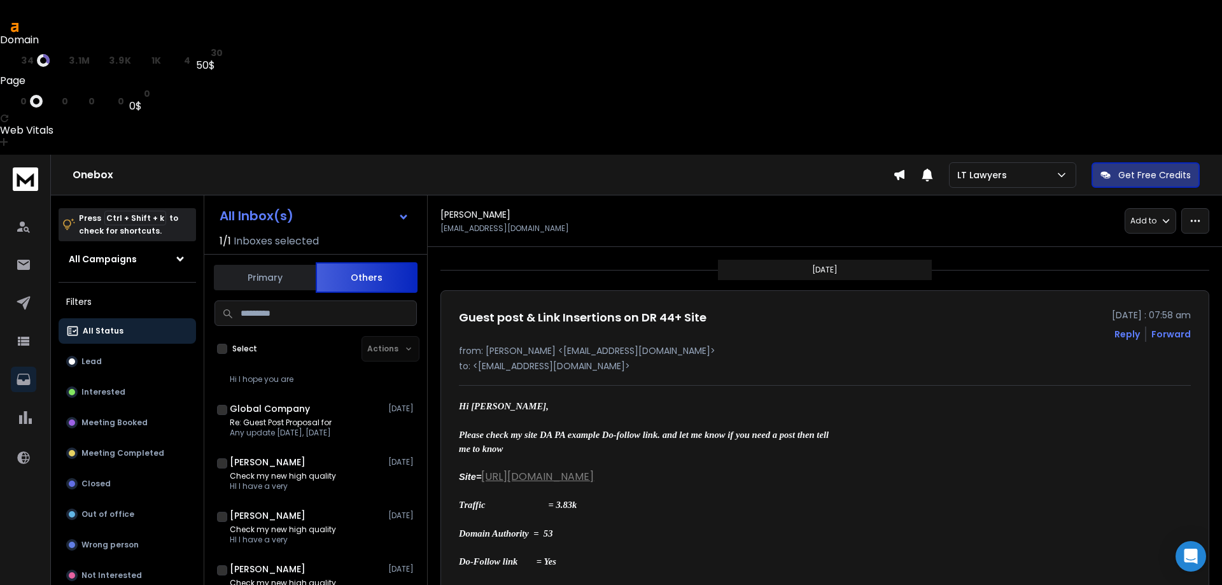
scroll to position [1014, 0]
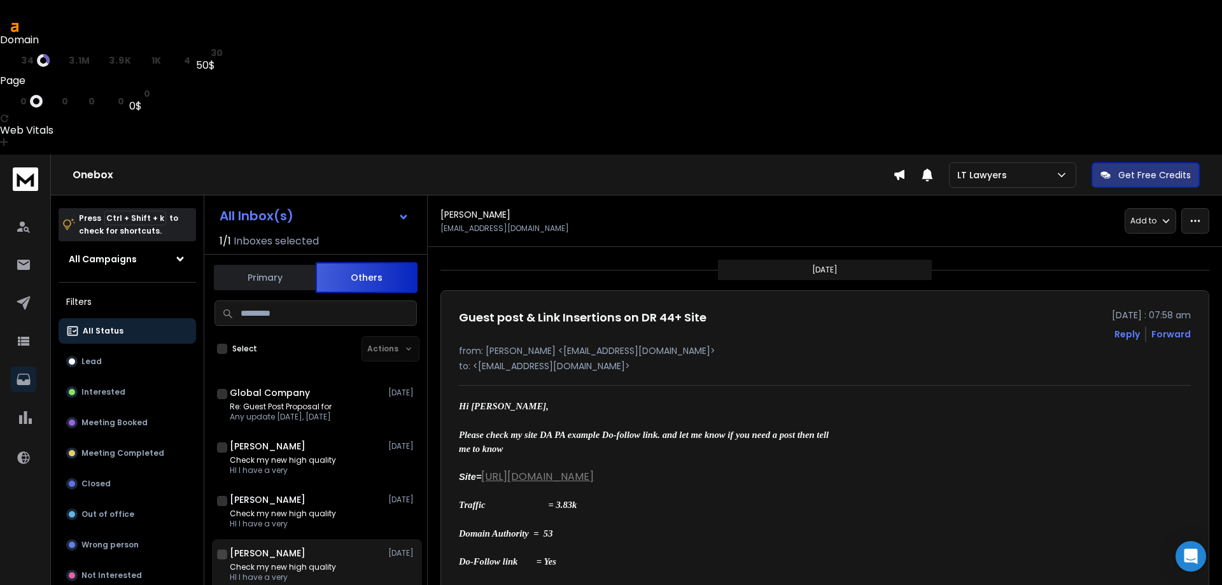
click at [308, 562] on p "Check my new high quality" at bounding box center [283, 567] width 106 height 10
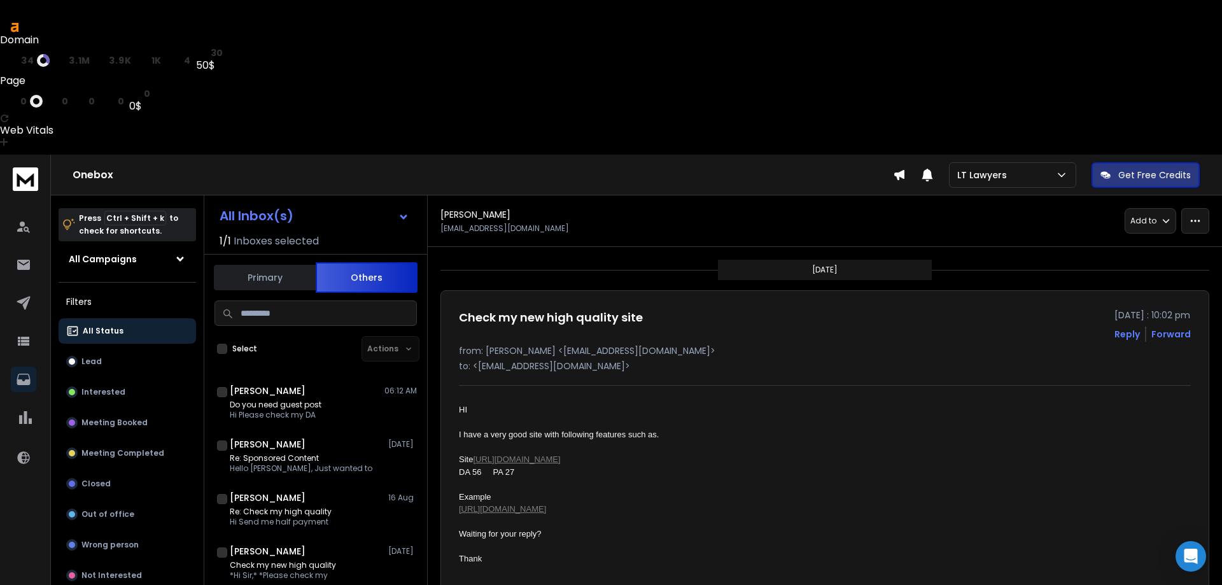
scroll to position [0, 0]
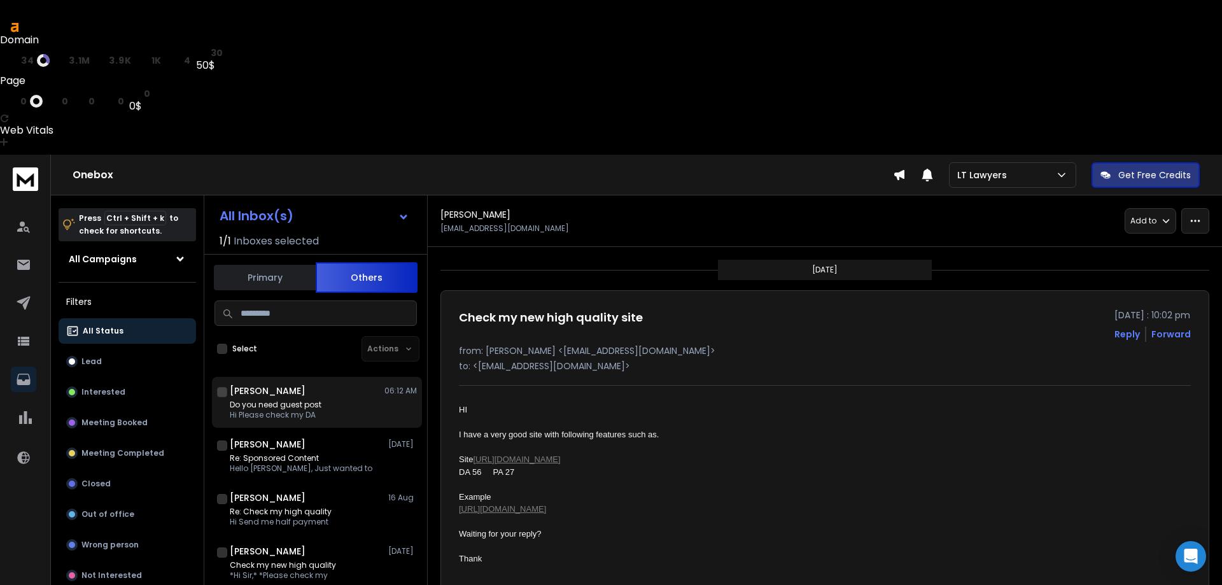
click at [342, 400] on div "Do you need guest post Hi Please check my DA" at bounding box center [323, 410] width 187 height 20
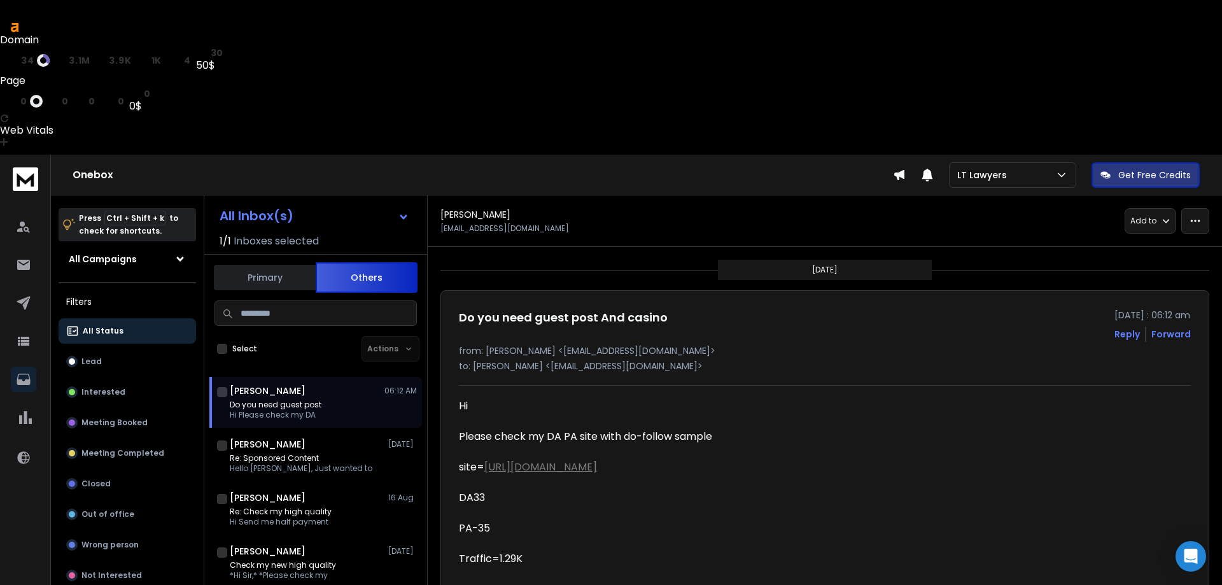
click at [783, 208] on div "Jon Boys JB jonboyslinksale@gmail.com" at bounding box center [630, 220] width 380 height 25
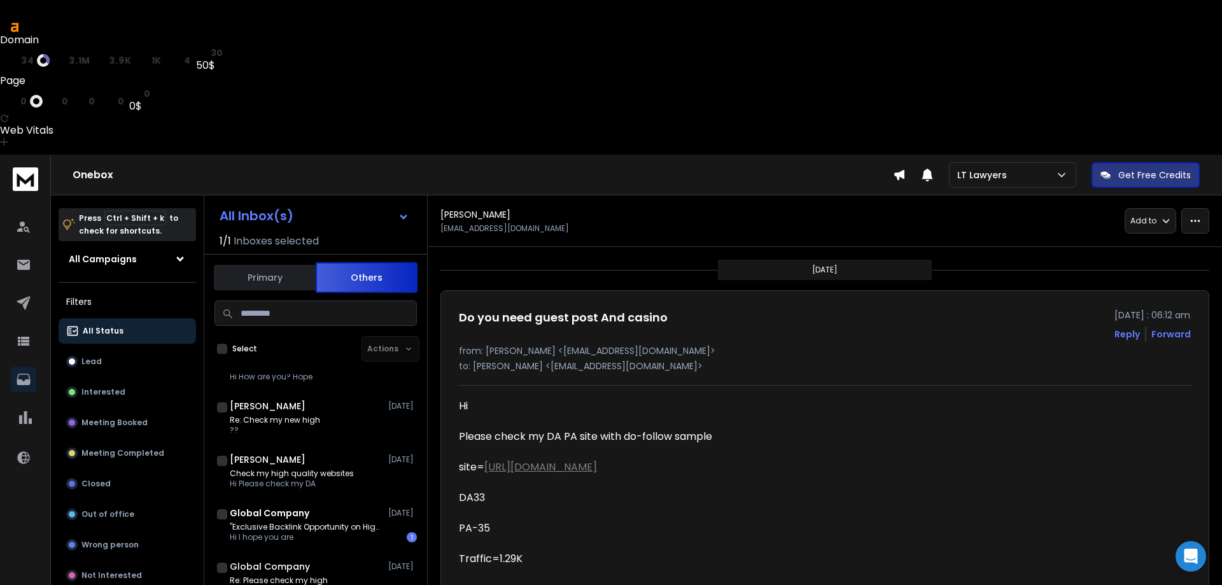
scroll to position [321, 0]
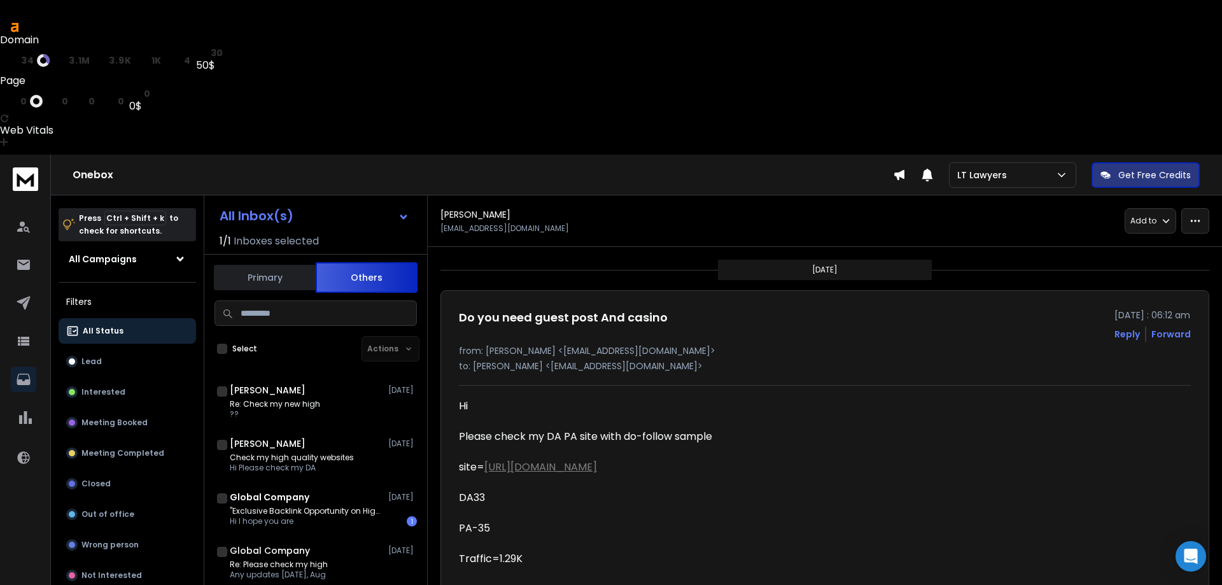
click at [31, 426] on div "H" at bounding box center [25, 447] width 51 height 585
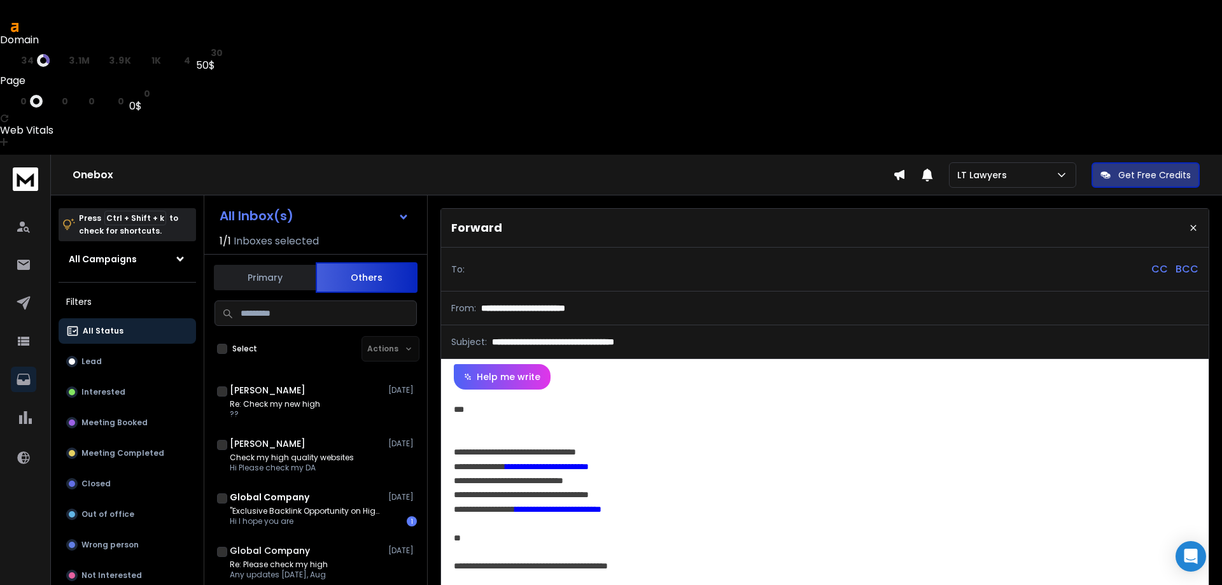
click at [1191, 225] on icon at bounding box center [1193, 228] width 6 height 6
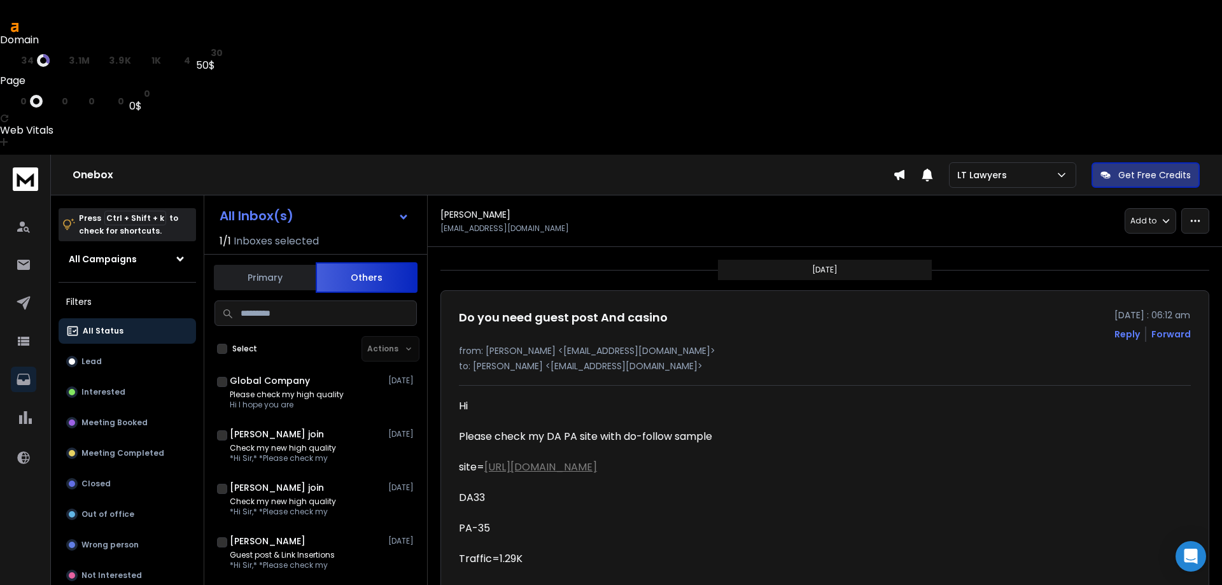
scroll to position [599, 0]
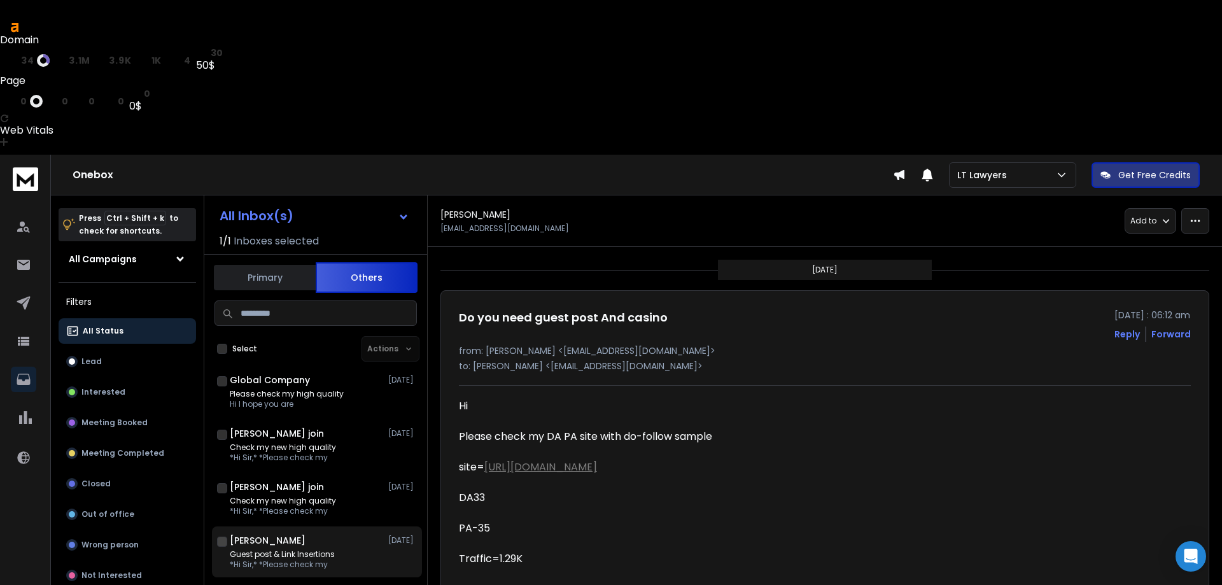
click at [323, 534] on div "Millie Falreya 31 Jul" at bounding box center [323, 540] width 187 height 13
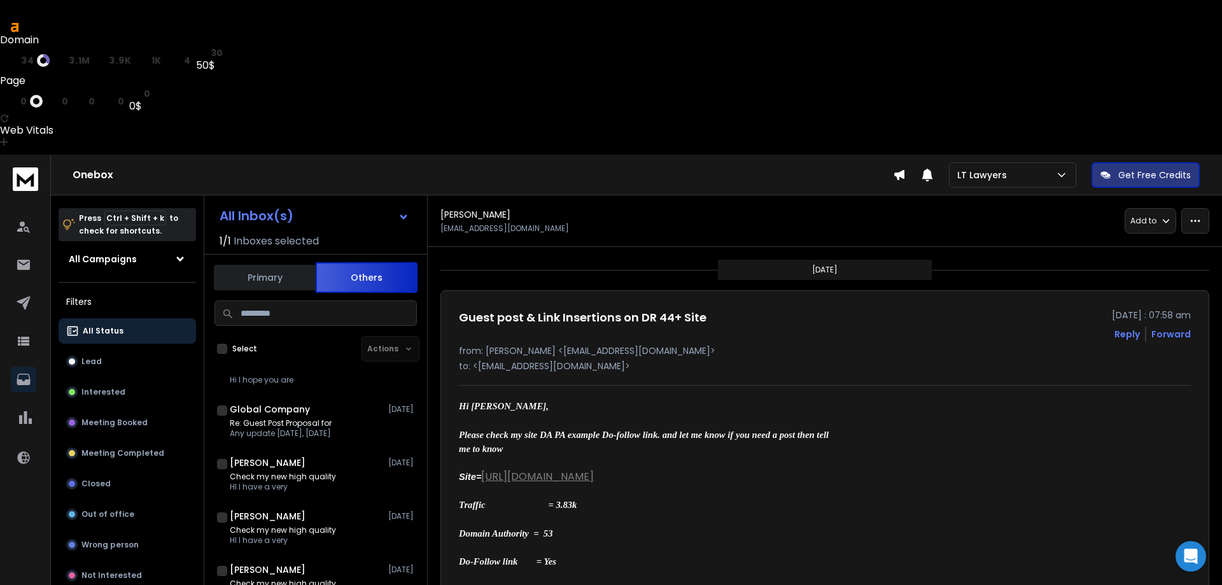
scroll to position [1014, 0]
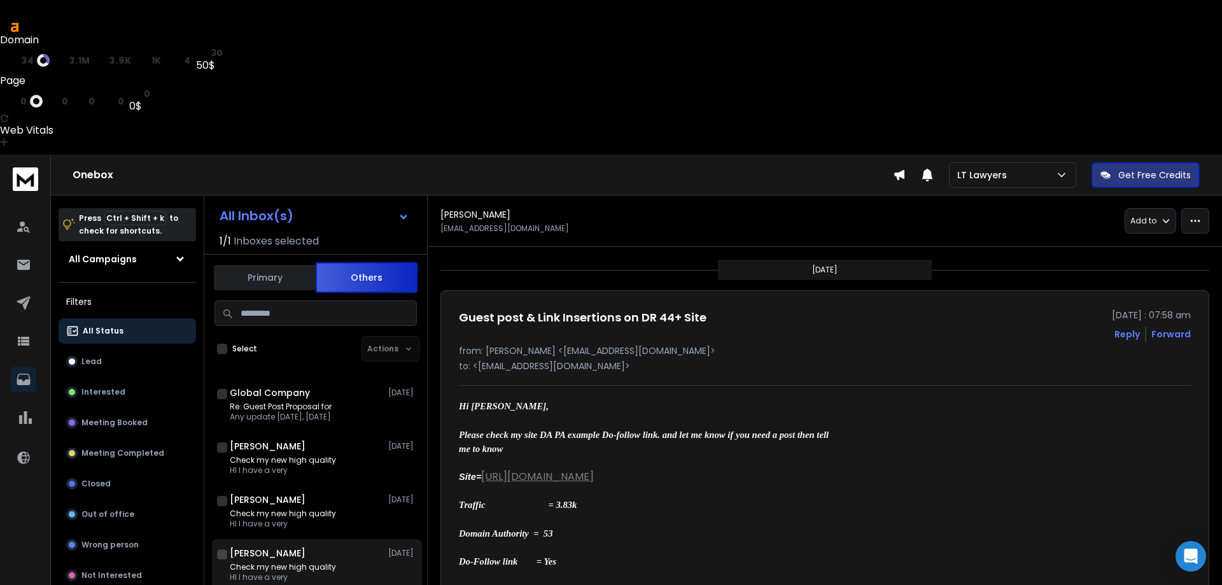
click at [308, 562] on p "Check my new high quality" at bounding box center [283, 567] width 106 height 10
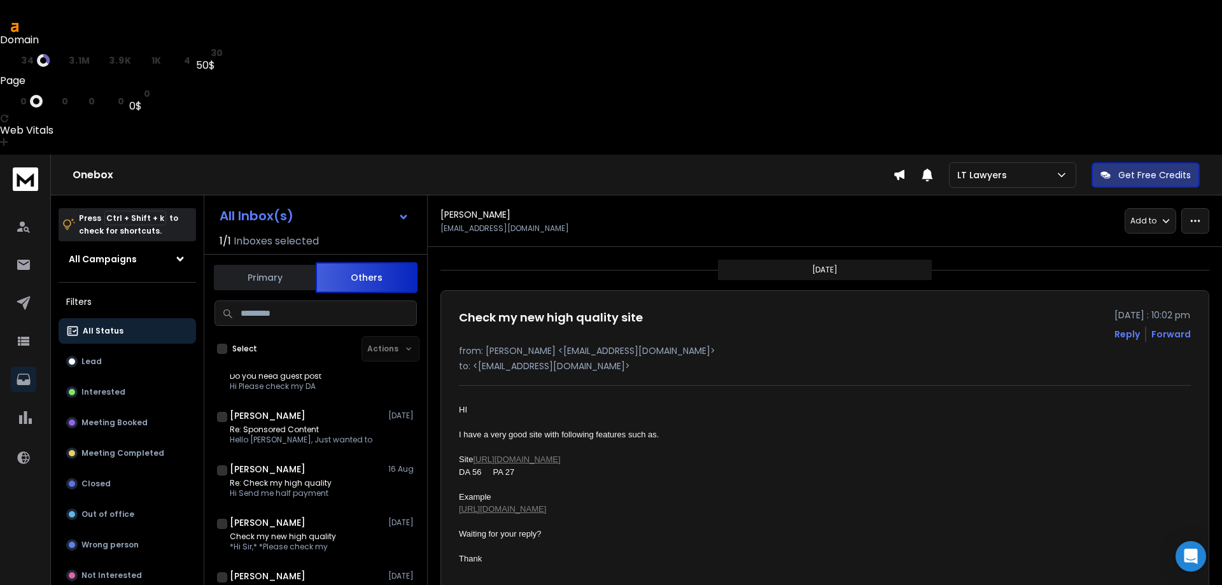
scroll to position [0, 0]
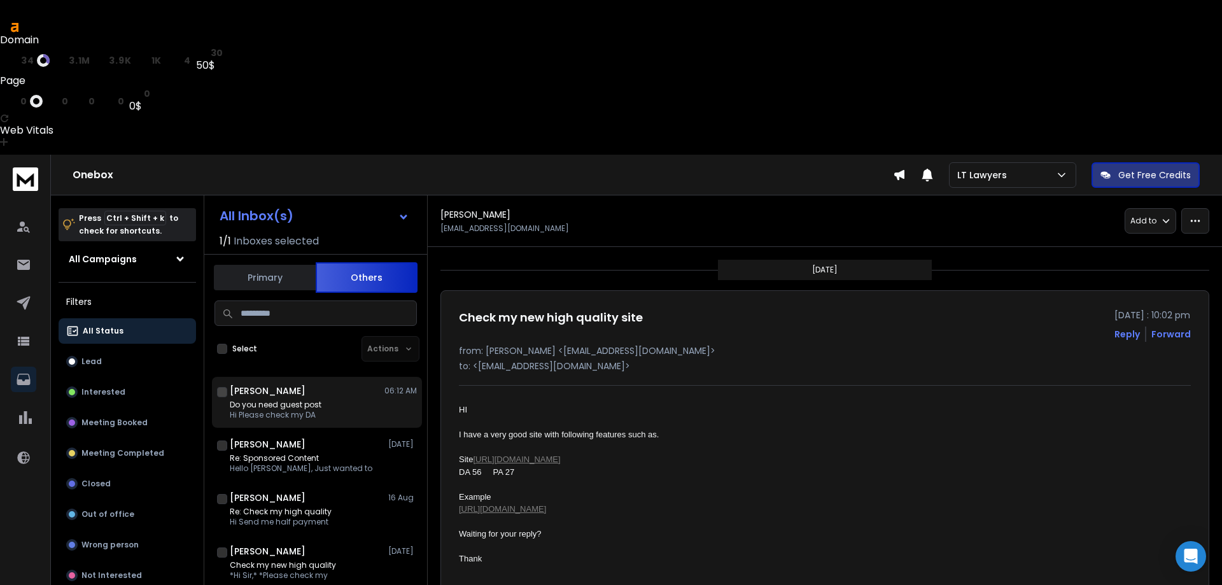
click at [342, 400] on div "Do you need guest post Hi Please check my DA" at bounding box center [323, 410] width 187 height 20
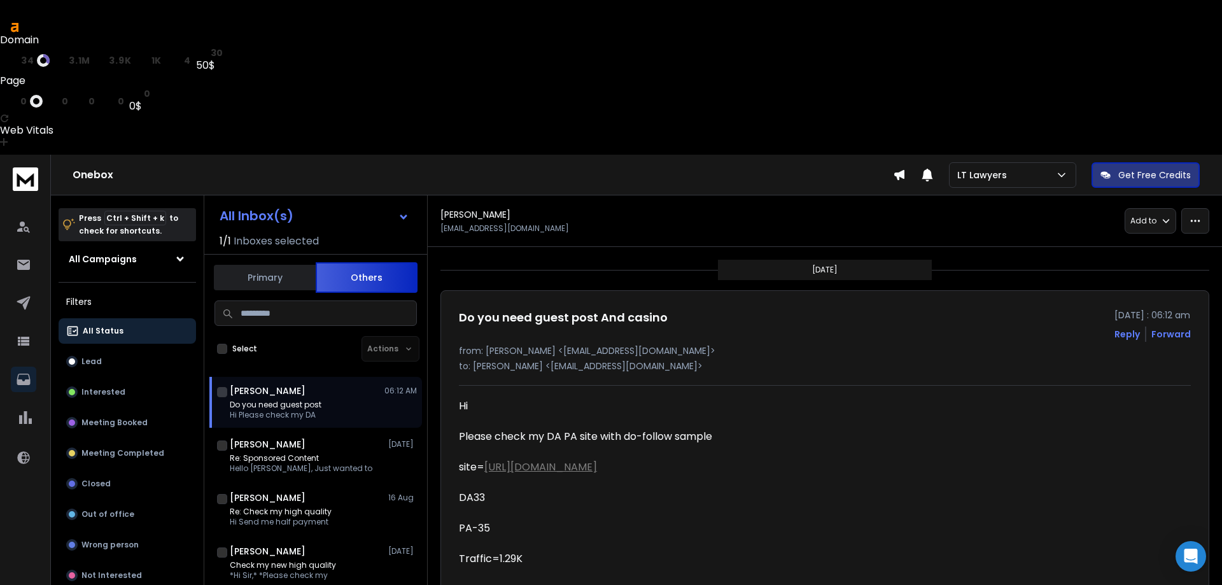
click at [783, 208] on div "Jon Boys JB jonboyslinksale@gmail.com" at bounding box center [630, 220] width 380 height 25
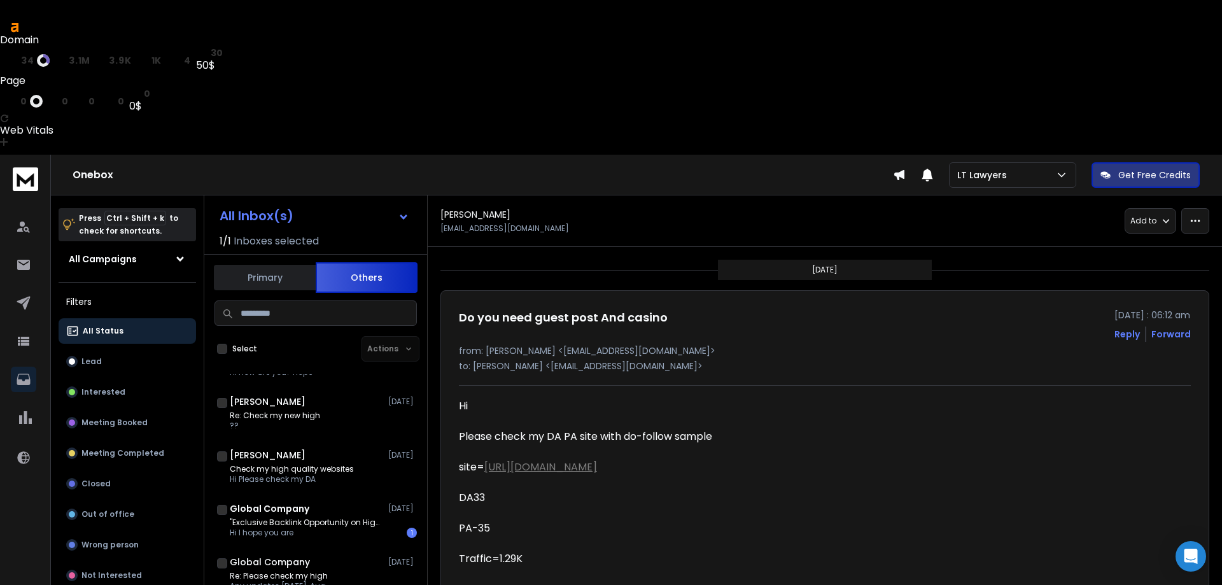
scroll to position [321, 0]
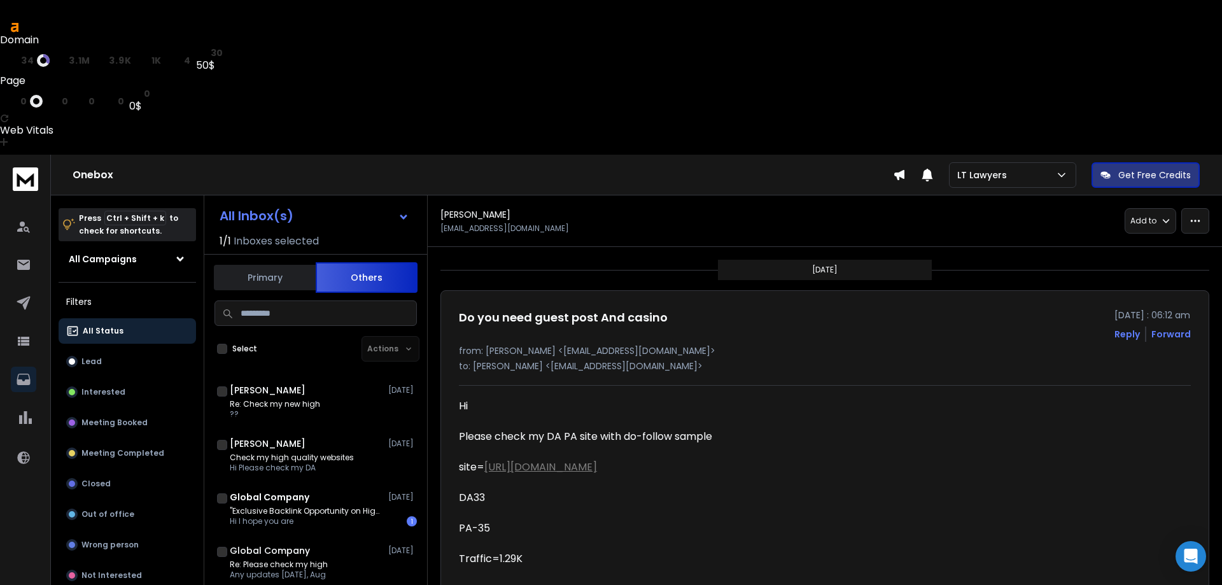
click at [31, 426] on div "H" at bounding box center [25, 447] width 51 height 585
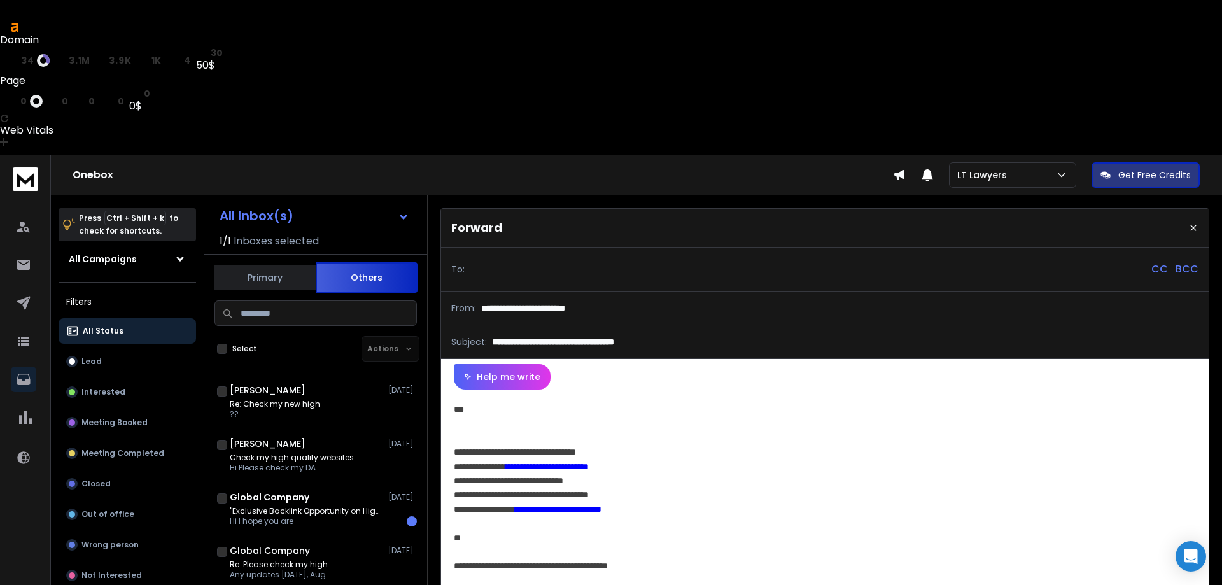
click at [1191, 225] on icon at bounding box center [1193, 228] width 6 height 6
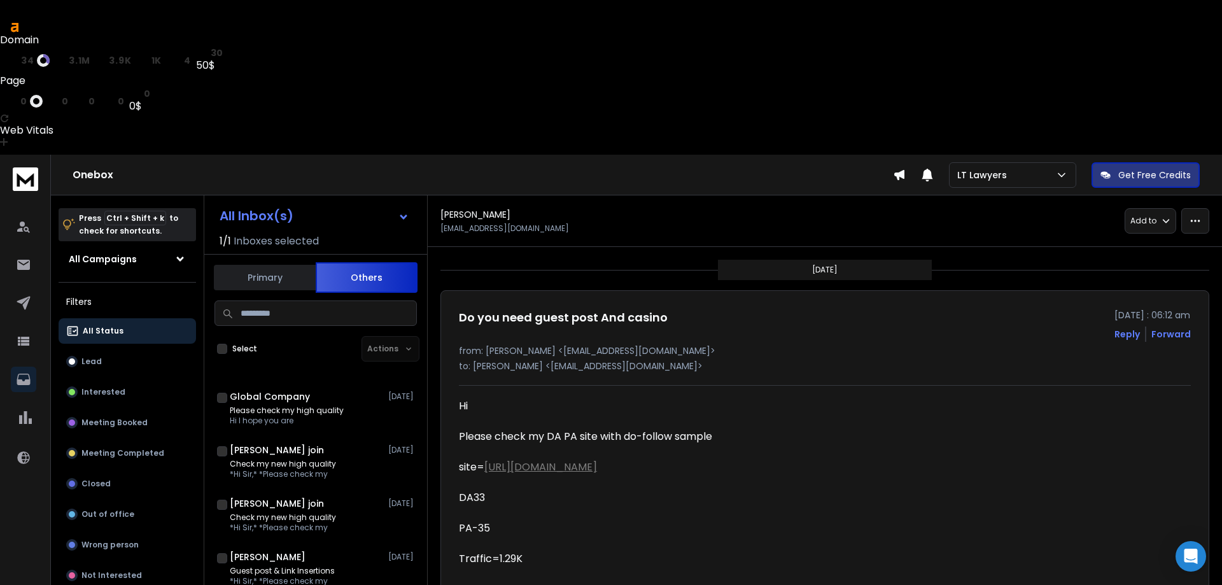
scroll to position [599, 0]
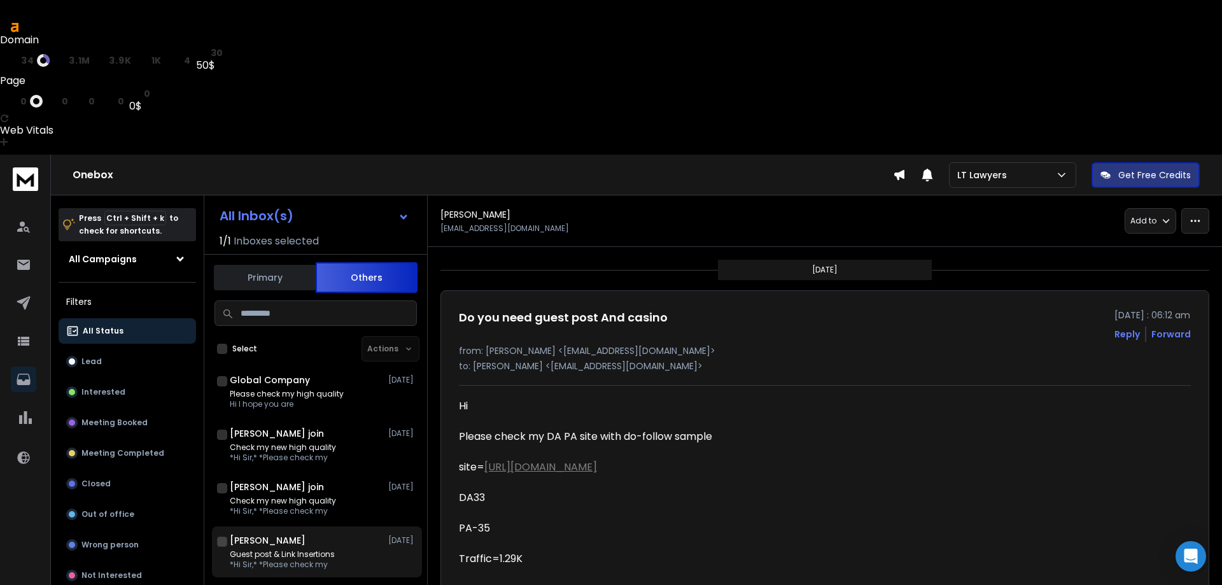
click at [323, 534] on div "Millie Falreya 31 Jul" at bounding box center [323, 540] width 187 height 13
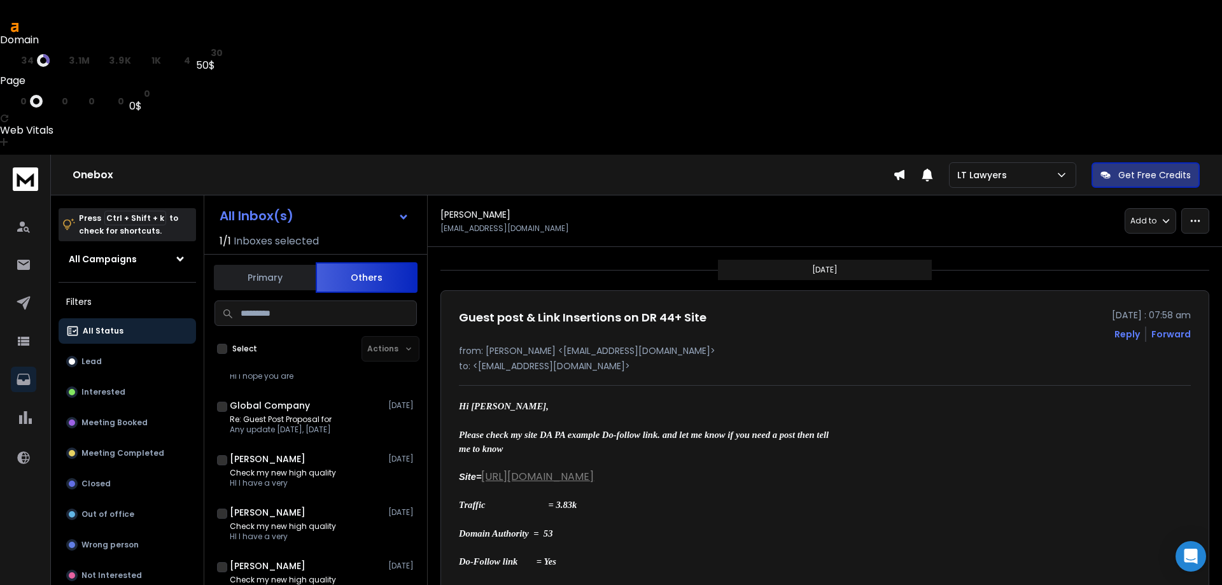
scroll to position [1014, 0]
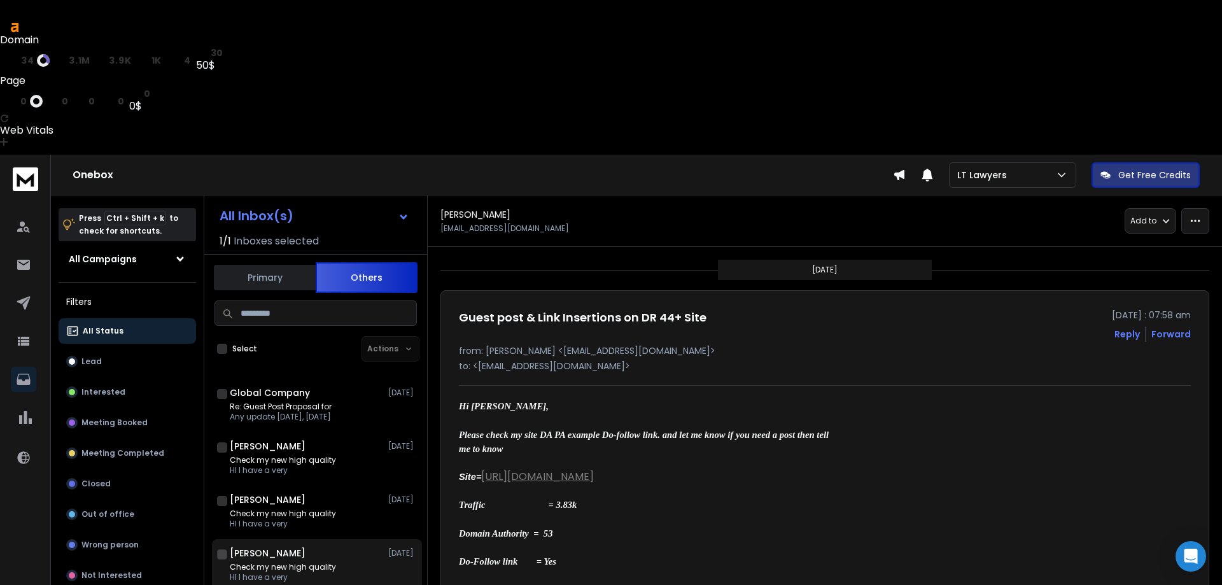
click at [308, 562] on p "Check my new high quality" at bounding box center [283, 567] width 106 height 10
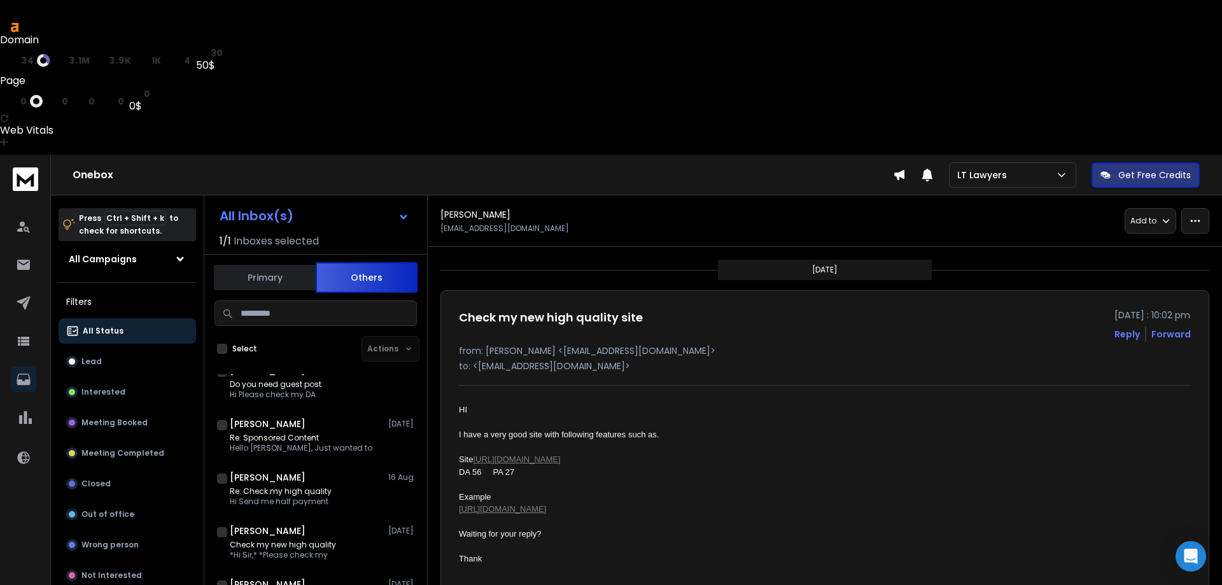
scroll to position [0, 0]
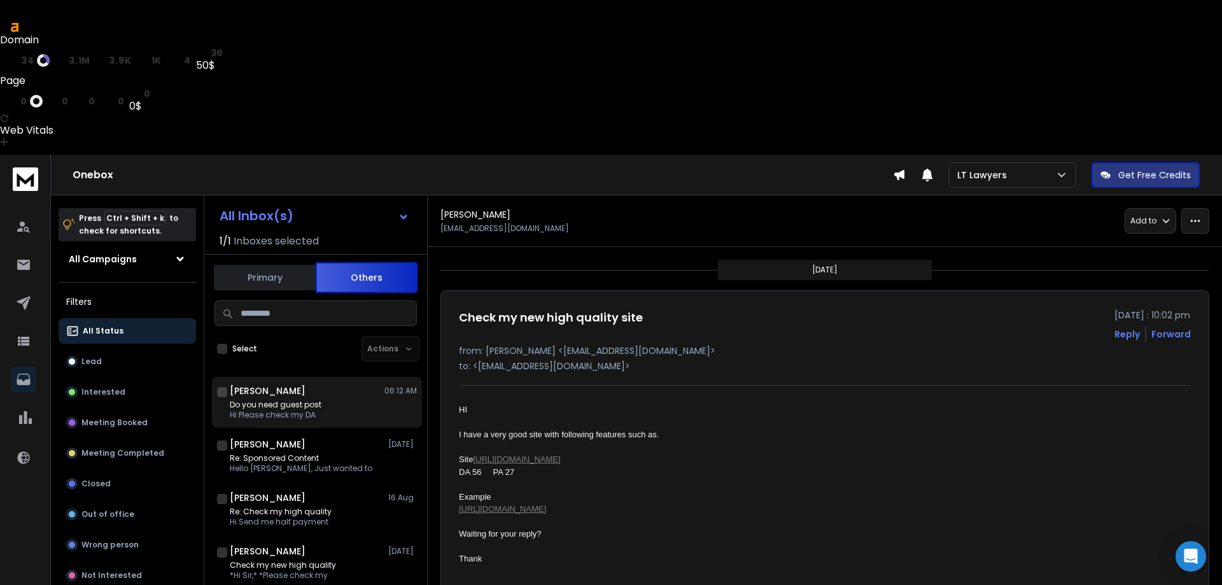
click at [342, 400] on div "Do you need guest post Hi Please check my DA" at bounding box center [323, 410] width 187 height 20
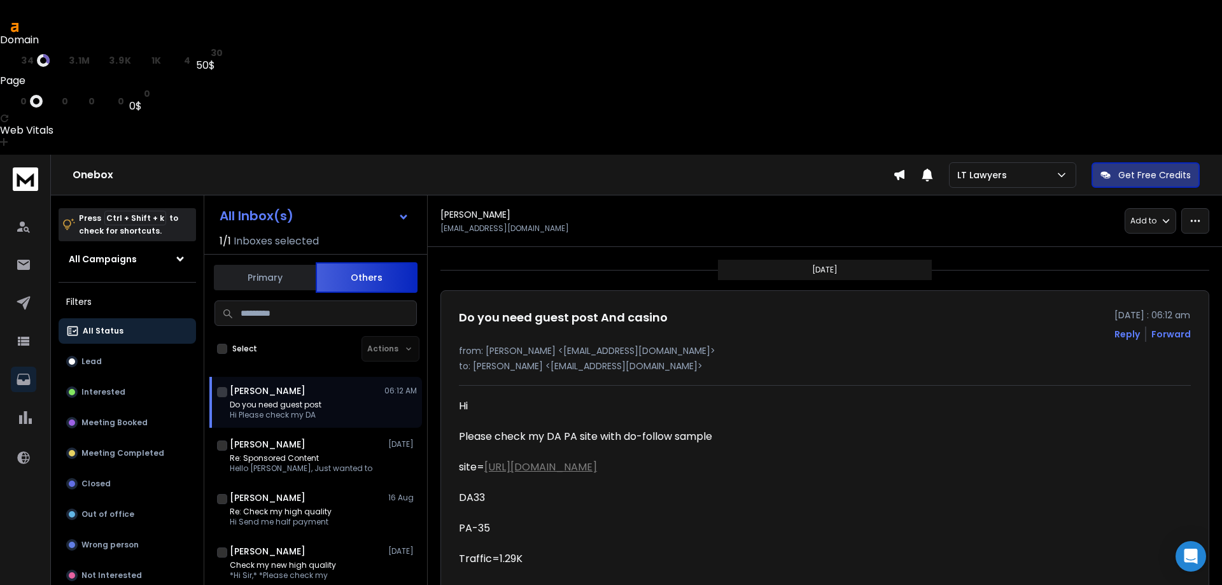
click at [783, 208] on div "Jon Boys JB jonboyslinksale@gmail.com" at bounding box center [630, 220] width 380 height 25
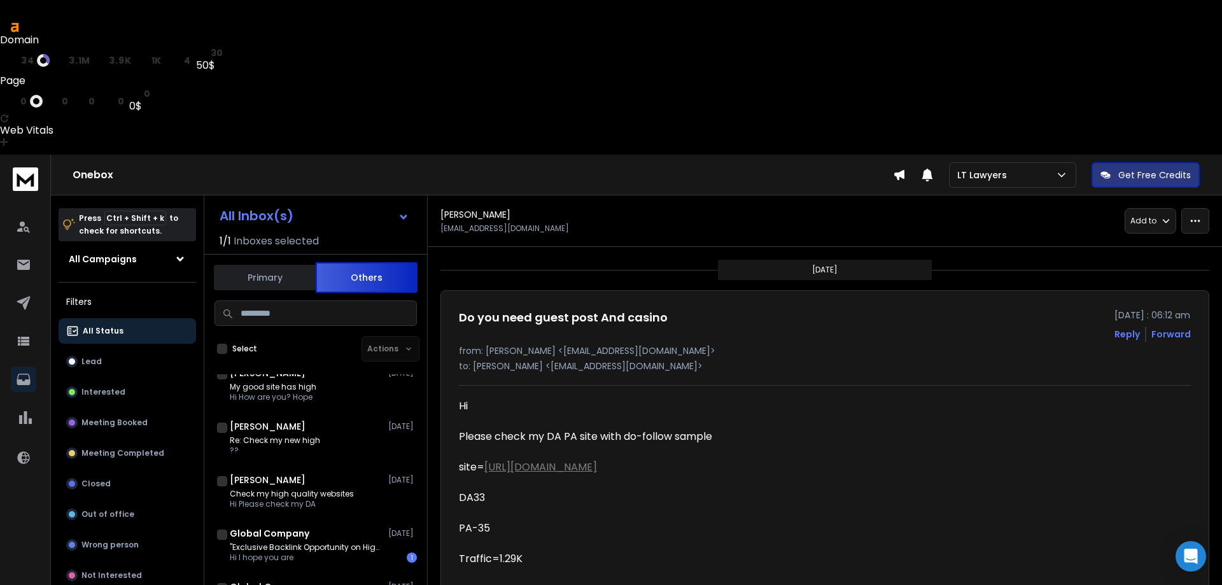
scroll to position [321, 0]
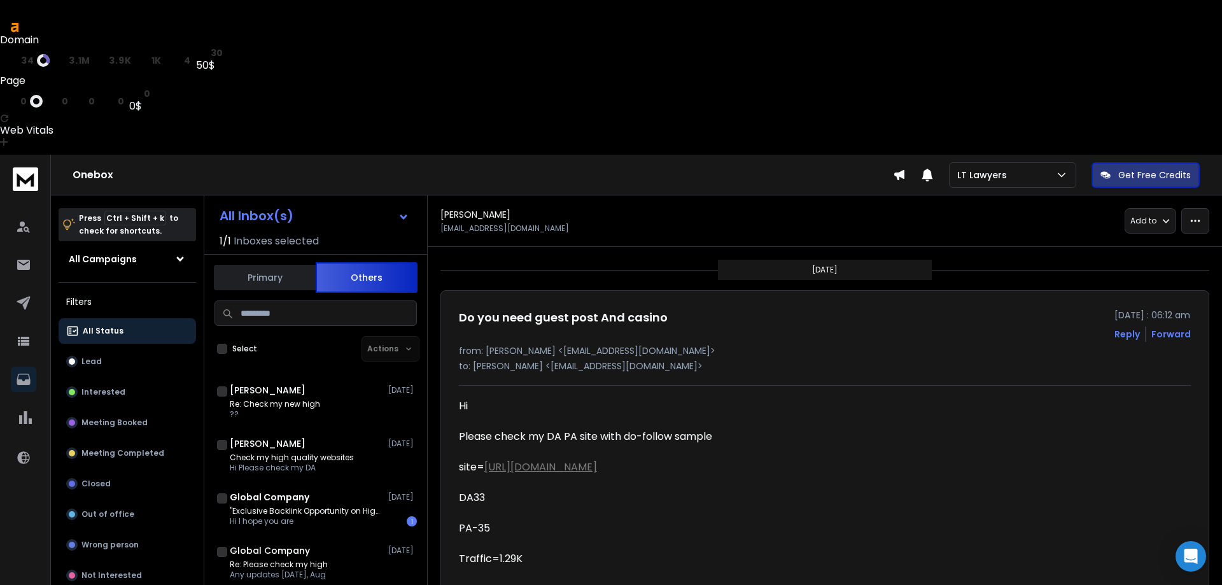
click at [31, 426] on div "H" at bounding box center [25, 447] width 51 height 585
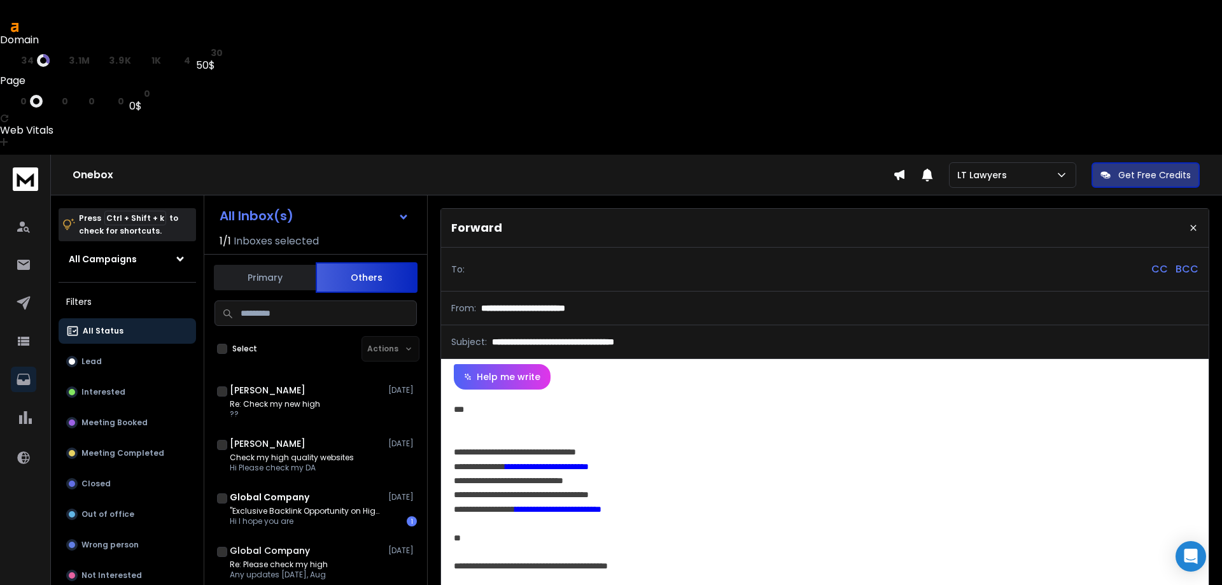
click at [1191, 225] on icon at bounding box center [1193, 228] width 6 height 6
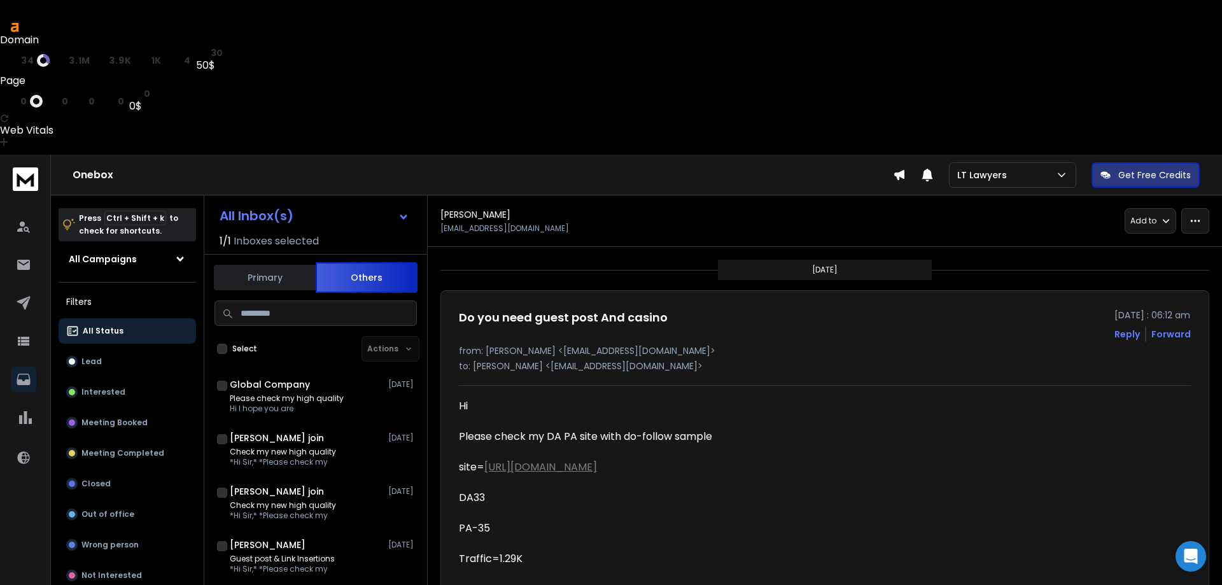
scroll to position [598, 0]
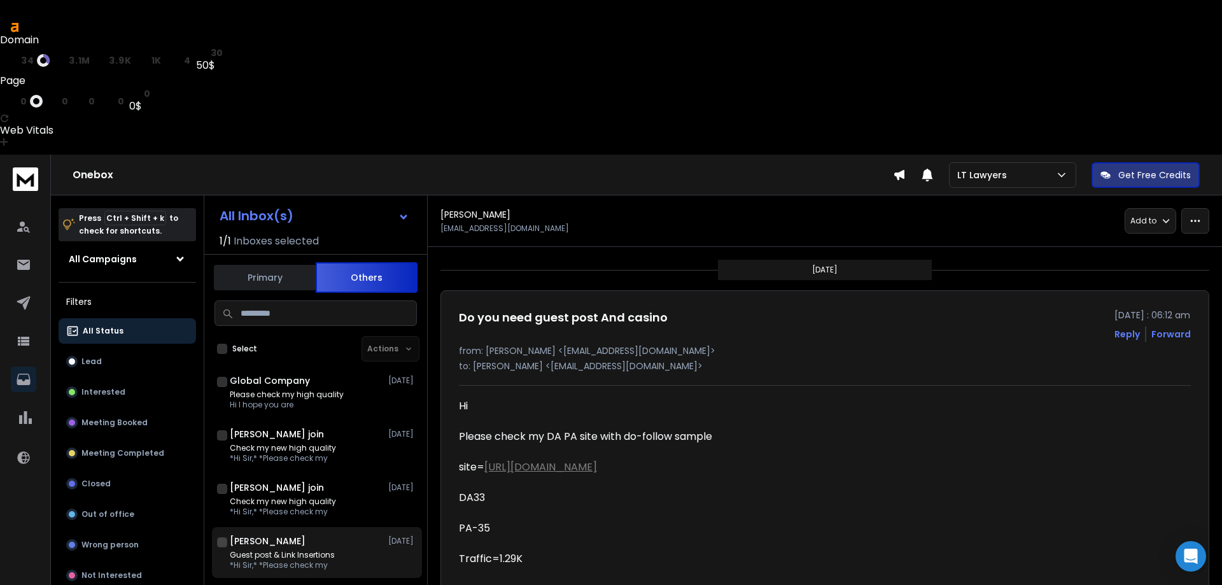
click at [323, 534] on div "Millie Falreya 31 Jul" at bounding box center [323, 540] width 187 height 13
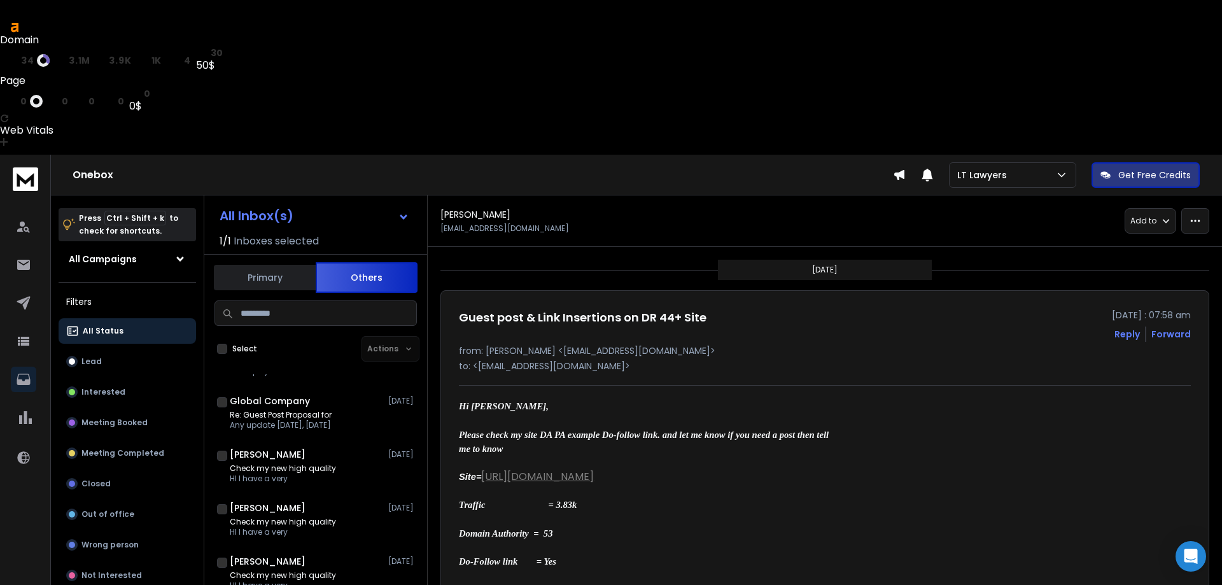
scroll to position [1009, 0]
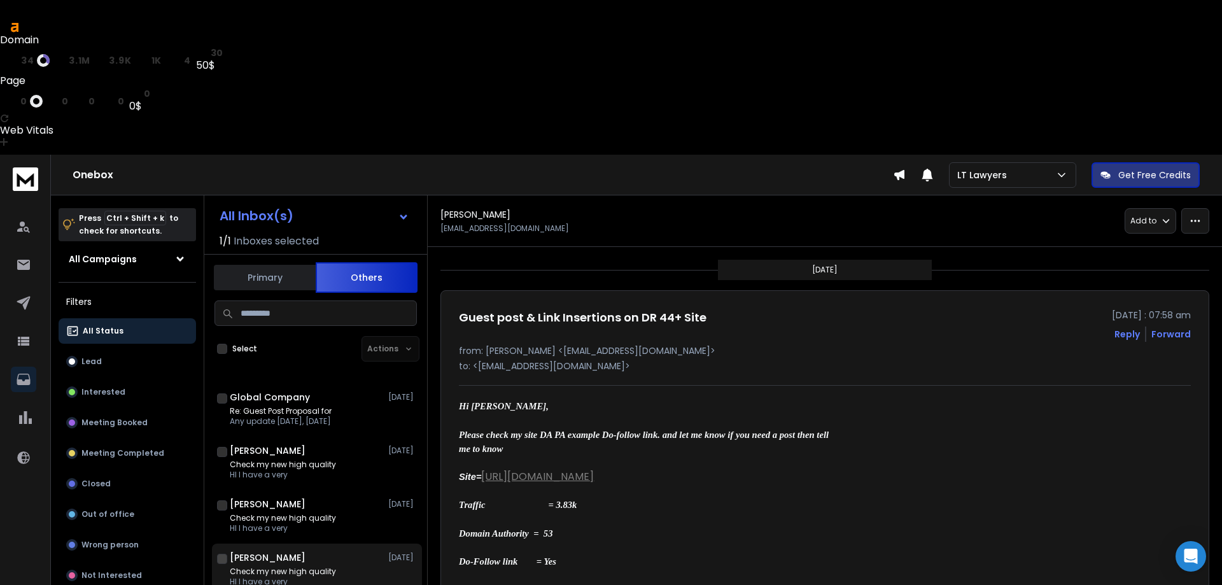
click at [308, 551] on div "Humaira Rajpoot 24 Jul Check my new high quality HI I have a very" at bounding box center [323, 569] width 187 height 36
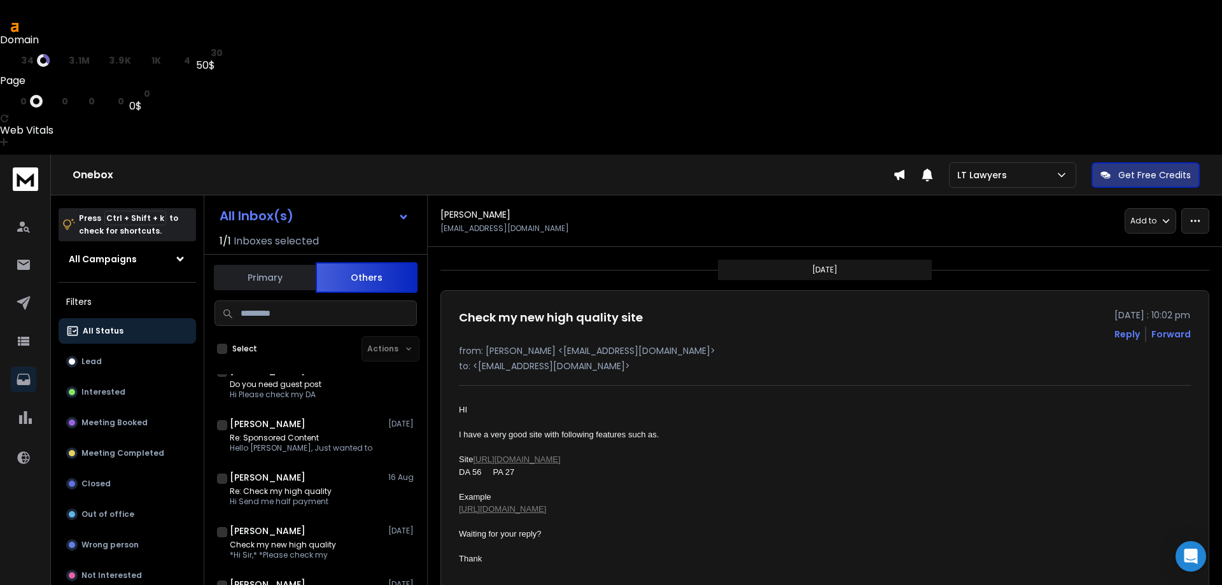
scroll to position [0, 0]
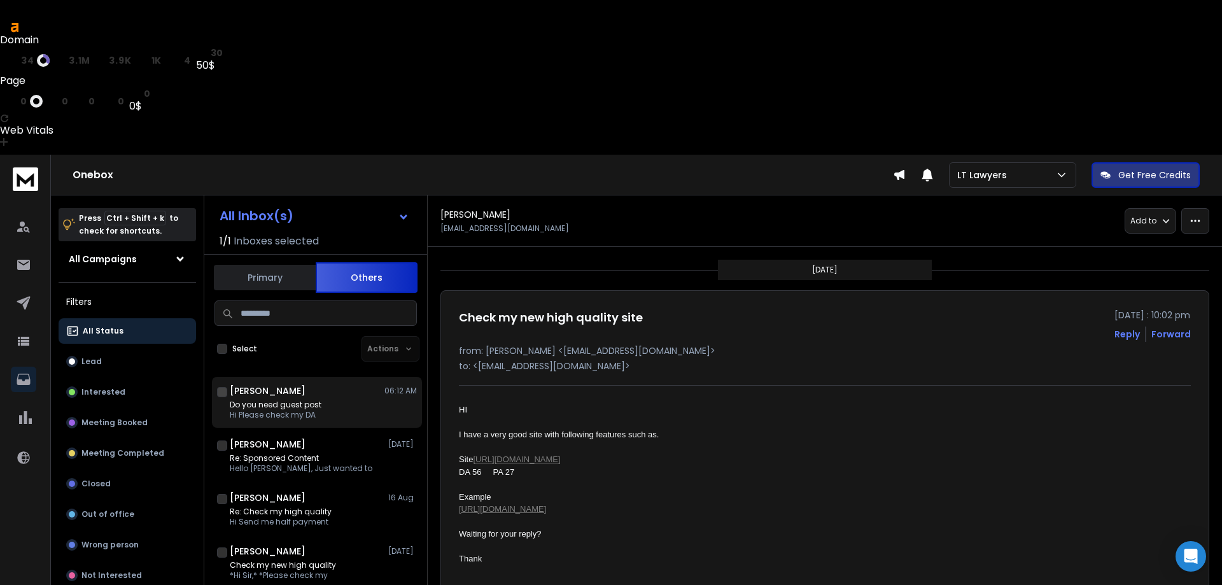
click at [342, 400] on div "Do you need guest post Hi Please check my DA" at bounding box center [323, 410] width 187 height 20
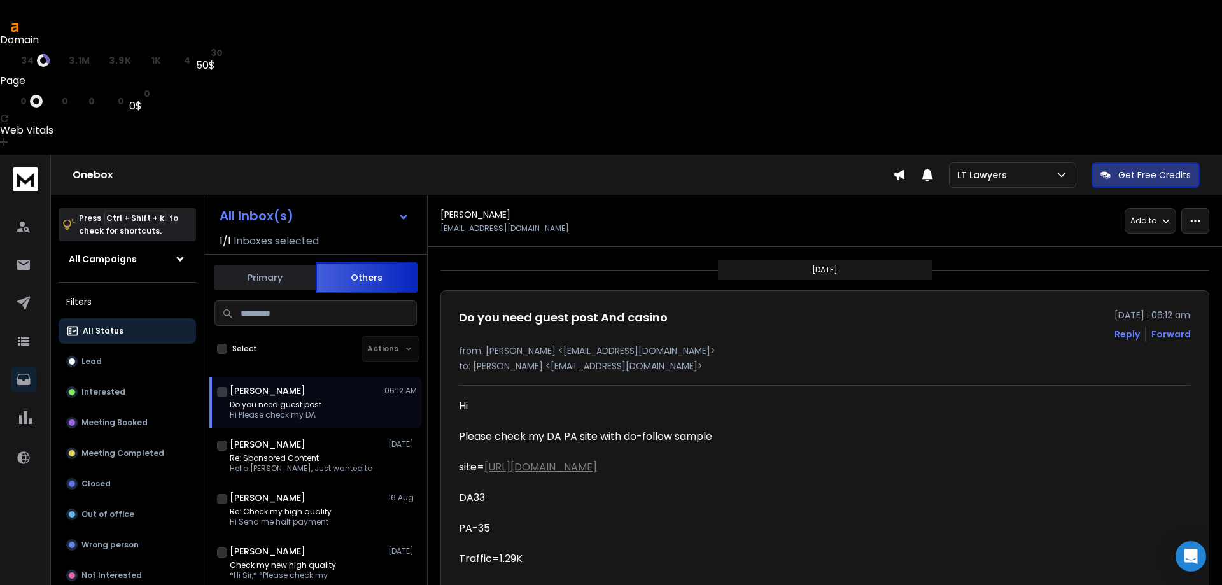
click at [783, 208] on div "Jon Boys JB jonboyslinksale@gmail.com" at bounding box center [630, 220] width 380 height 25
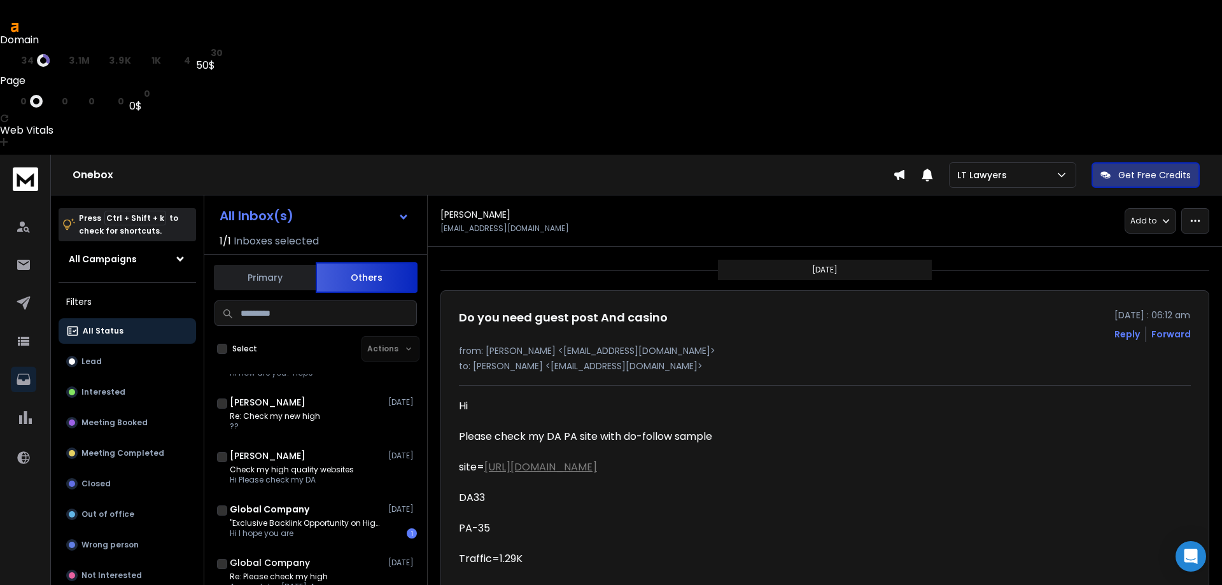
scroll to position [321, 0]
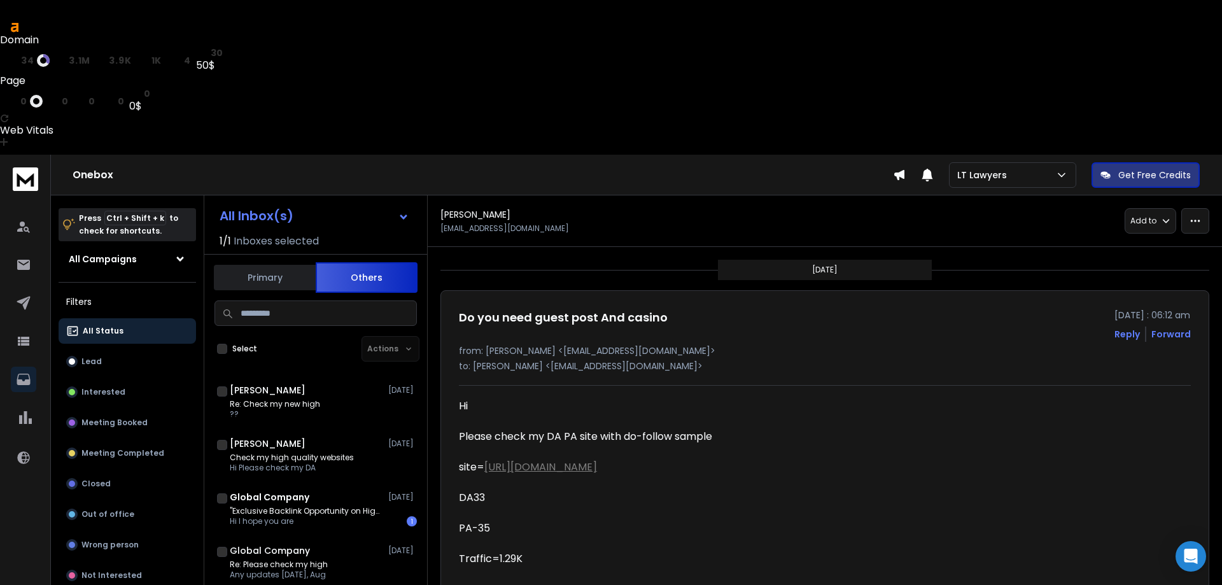
click at [31, 426] on div "H" at bounding box center [25, 447] width 51 height 585
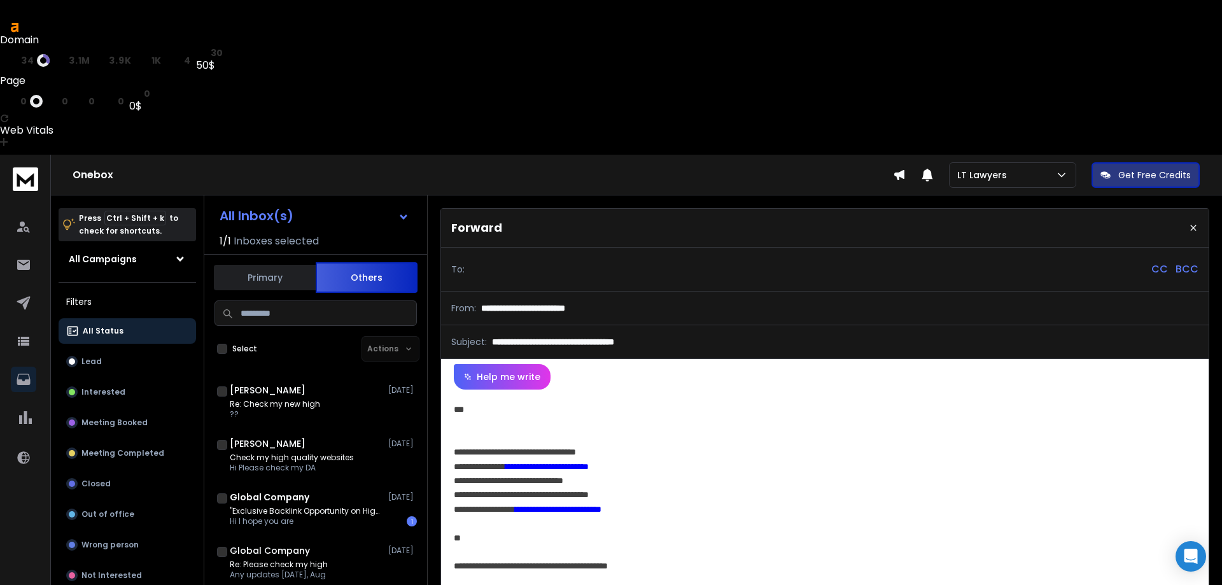
click at [1191, 225] on icon at bounding box center [1193, 228] width 6 height 6
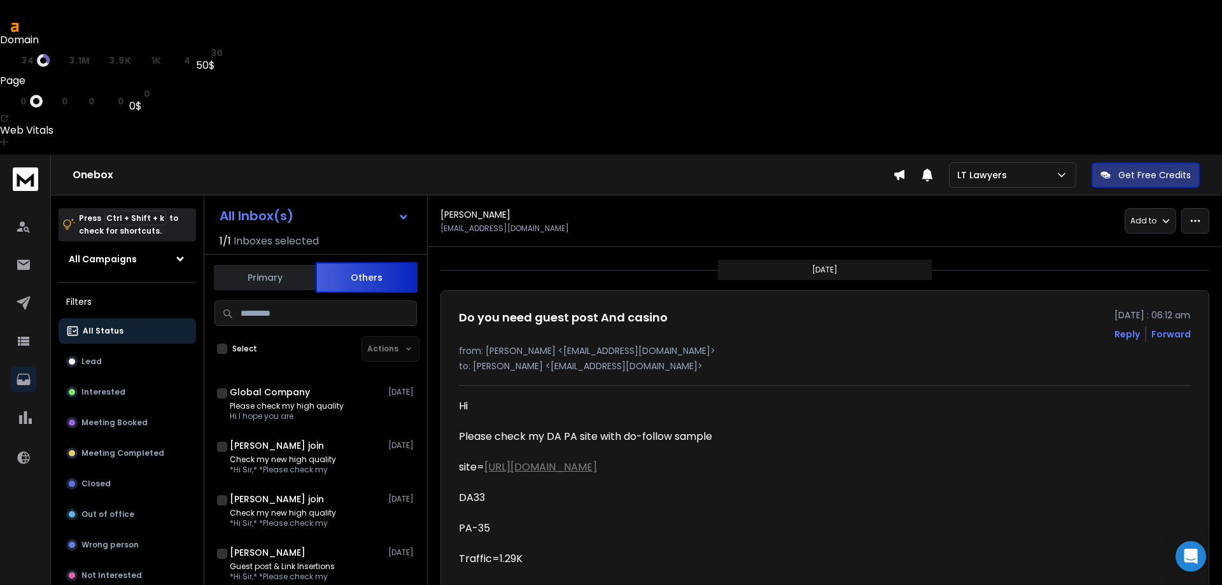
scroll to position [599, 0]
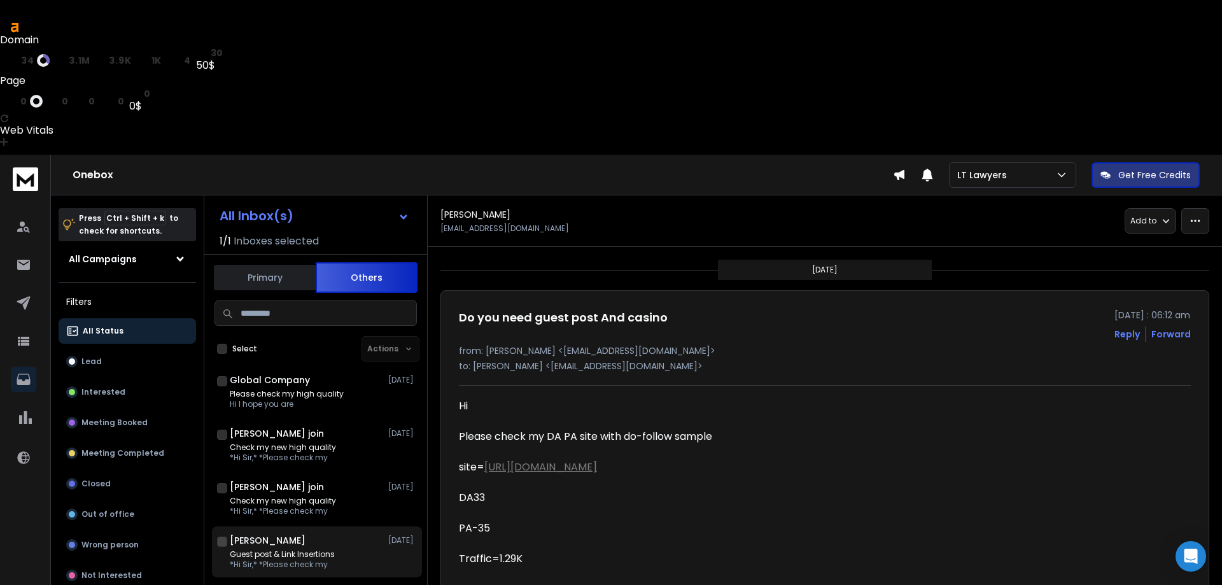
click at [323, 534] on div "Millie Falreya 31 Jul" at bounding box center [323, 540] width 187 height 13
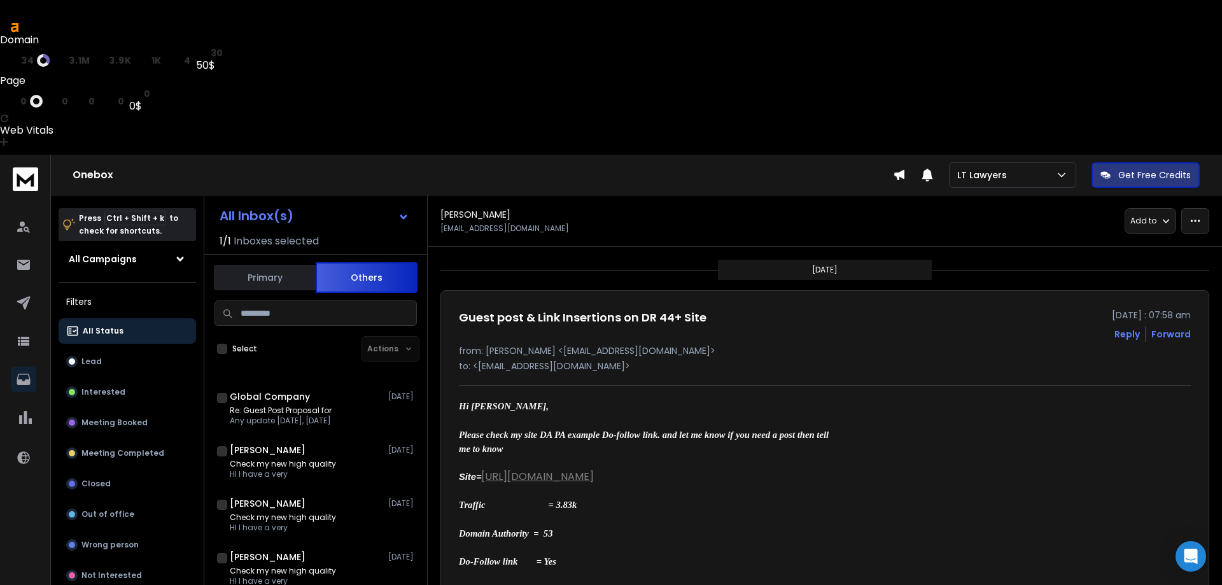
scroll to position [1013, 0]
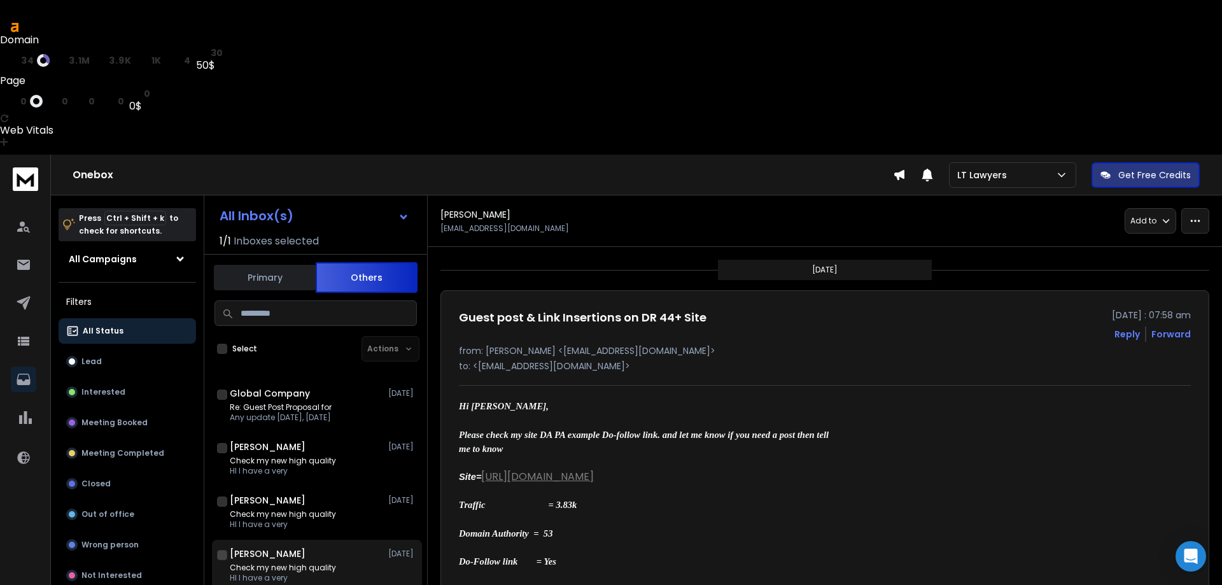
click at [308, 562] on p "Check my new high quality" at bounding box center [283, 567] width 106 height 10
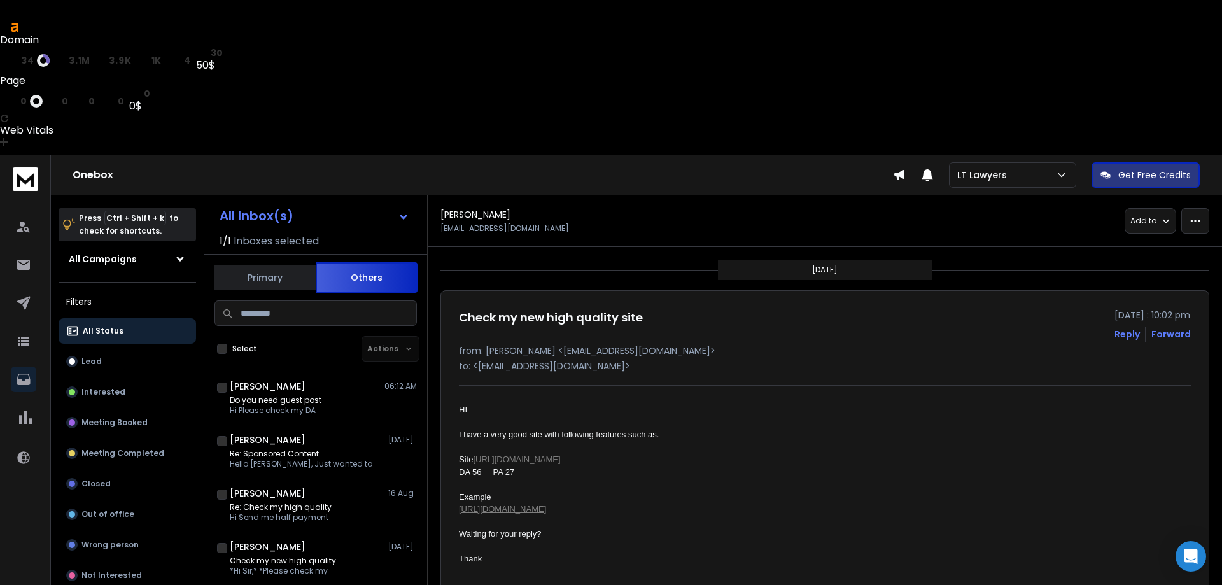
scroll to position [0, 0]
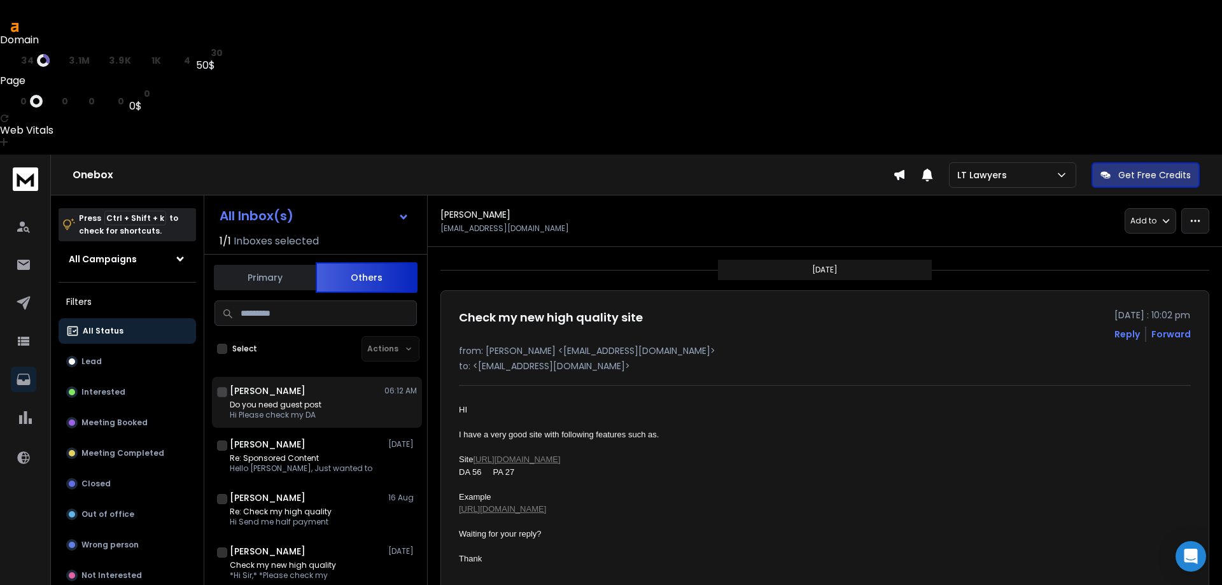
click at [342, 400] on div "Do you need guest post Hi Please check my DA" at bounding box center [323, 410] width 187 height 20
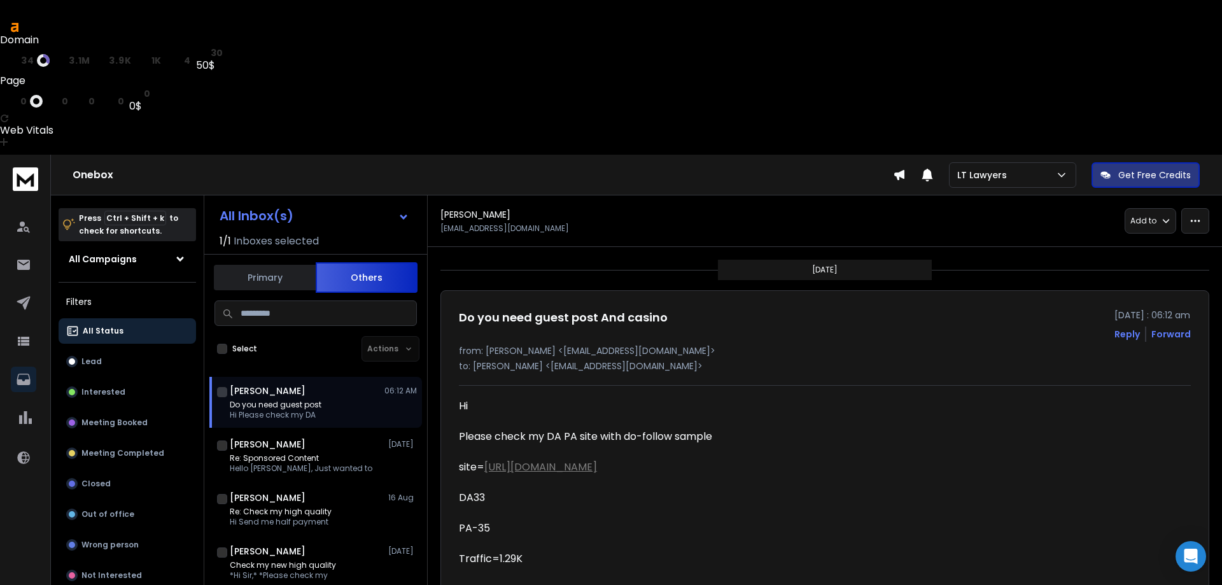
click at [783, 208] on div "Jon Boys JB jonboyslinksale@gmail.com" at bounding box center [630, 220] width 380 height 25
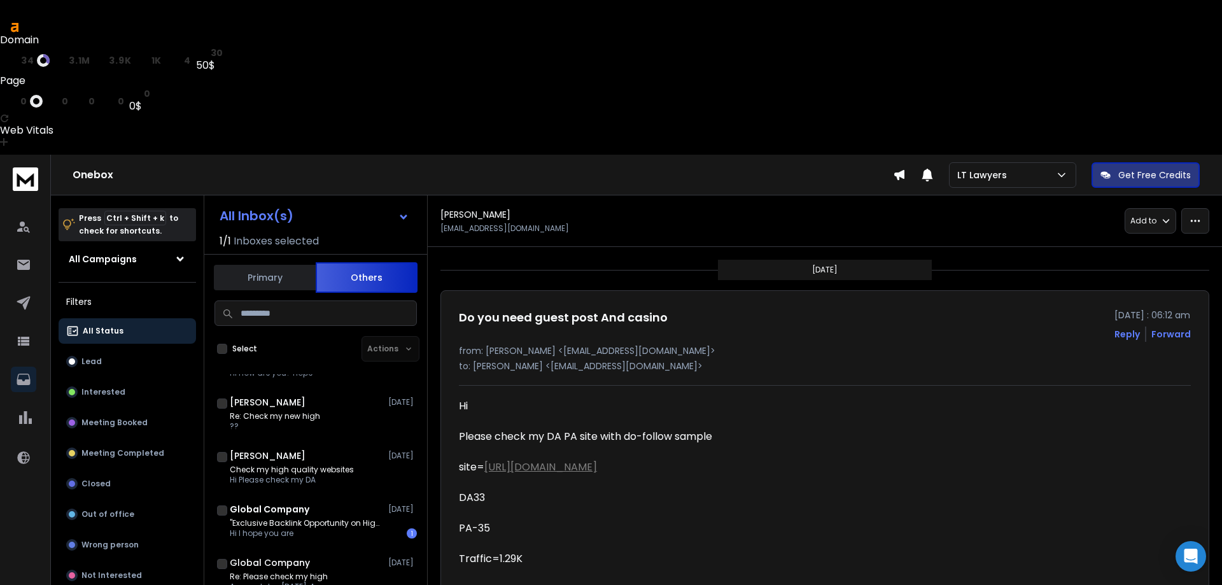
scroll to position [321, 0]
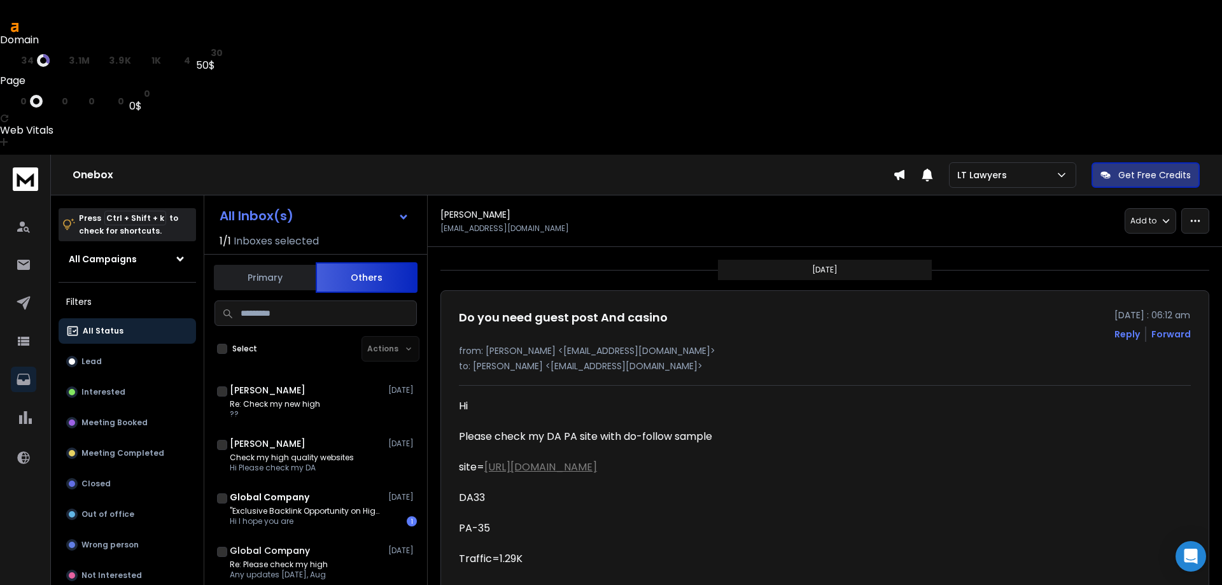
click at [31, 426] on div "H" at bounding box center [25, 447] width 51 height 585
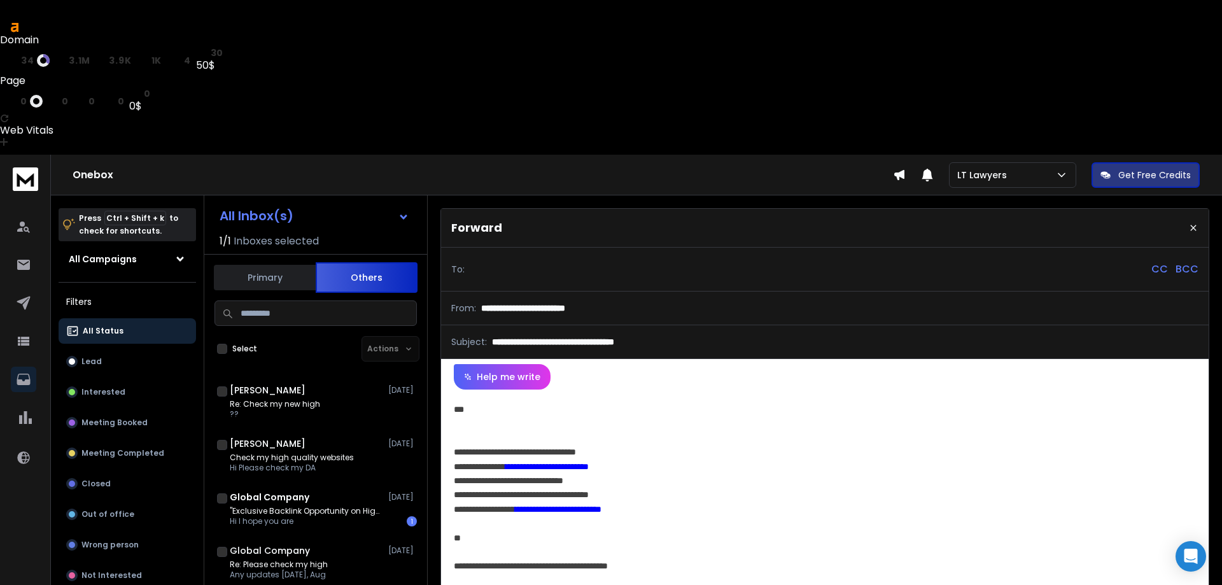
click at [1191, 225] on icon at bounding box center [1193, 228] width 6 height 6
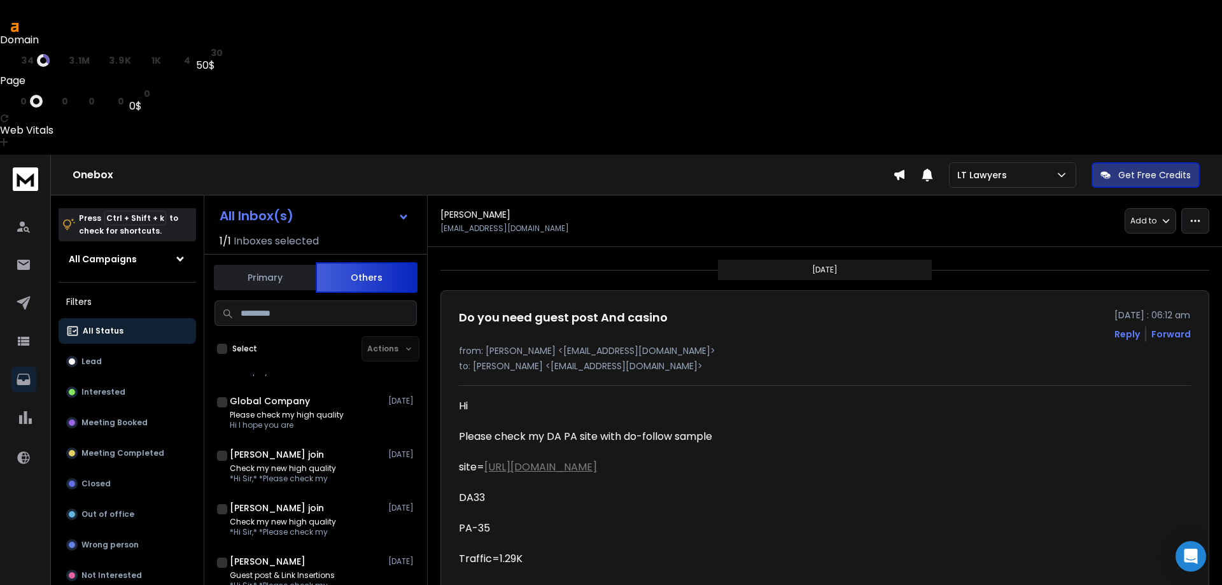
scroll to position [598, 0]
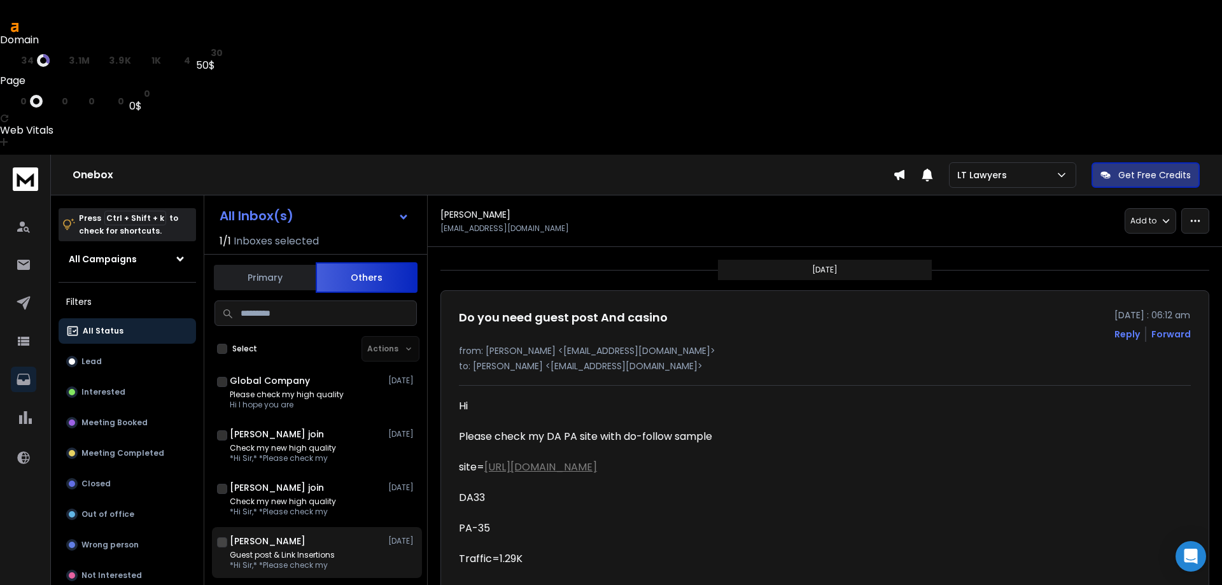
click at [323, 534] on div "Millie Falreya 31 Jul" at bounding box center [323, 540] width 187 height 13
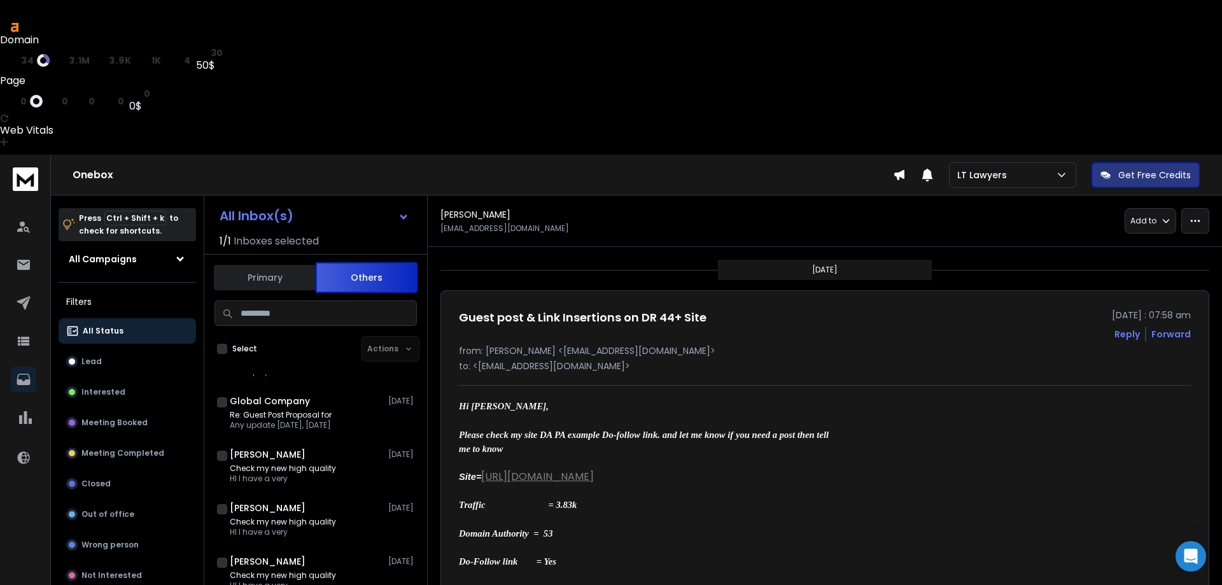
scroll to position [1009, 0]
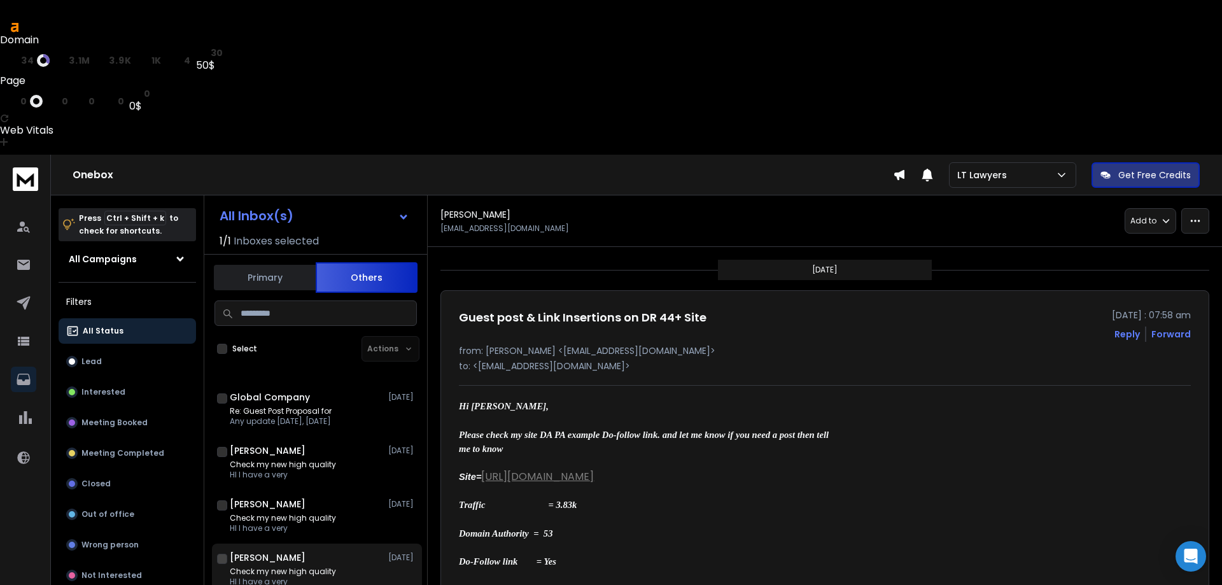
click at [308, 551] on div "Humaira Rajpoot 24 Jul Check my new high quality HI I have a very" at bounding box center [323, 569] width 187 height 36
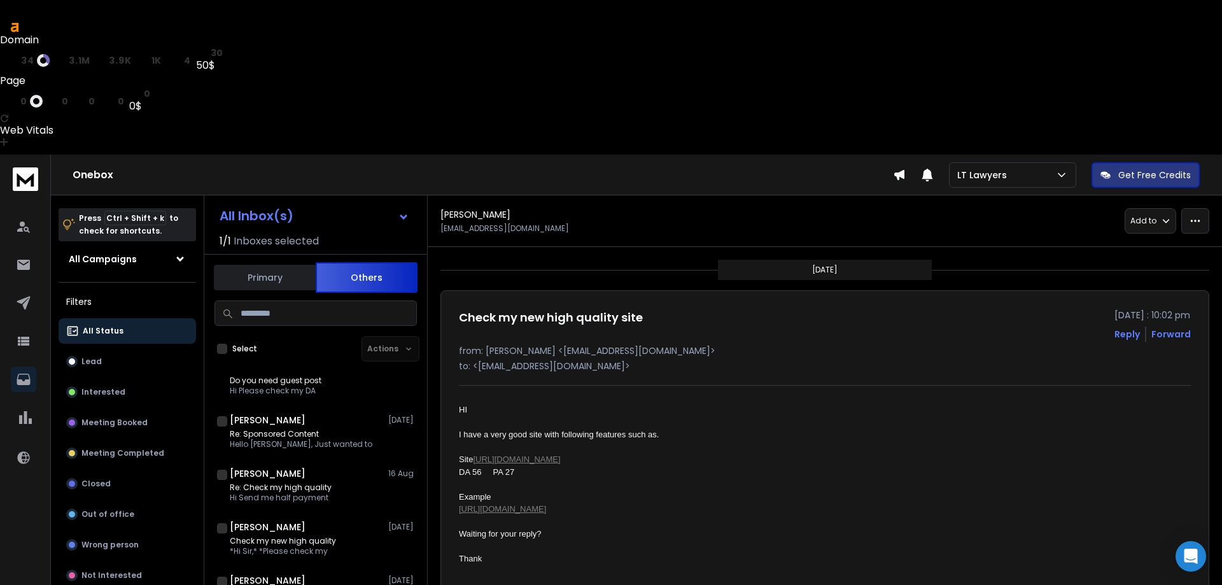
scroll to position [0, 0]
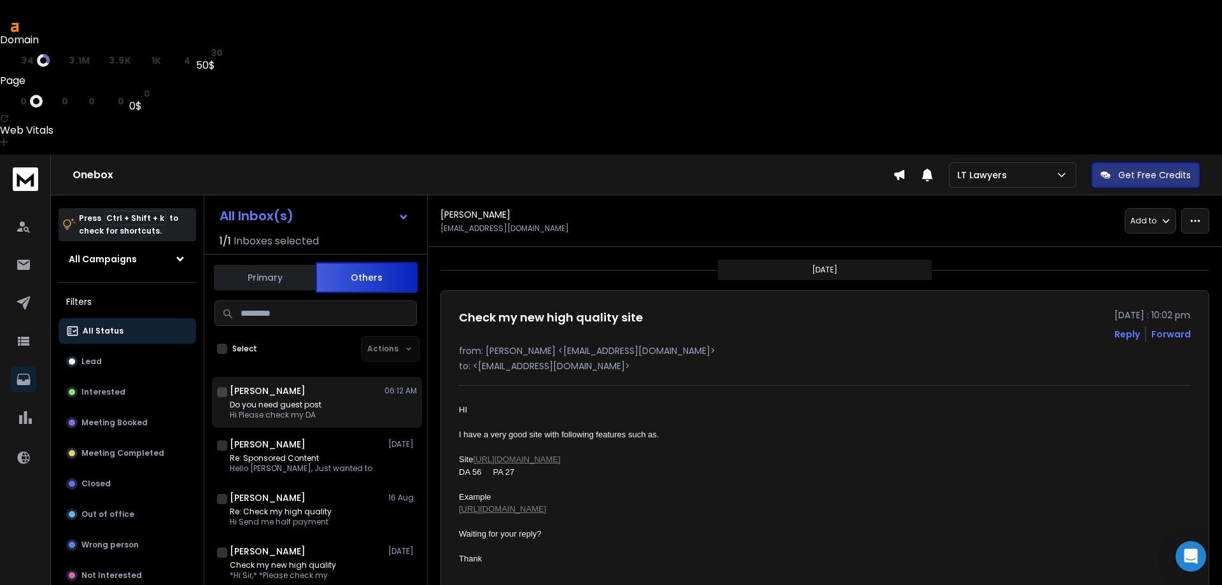
click at [342, 400] on div "Do you need guest post Hi Please check my DA" at bounding box center [323, 410] width 187 height 20
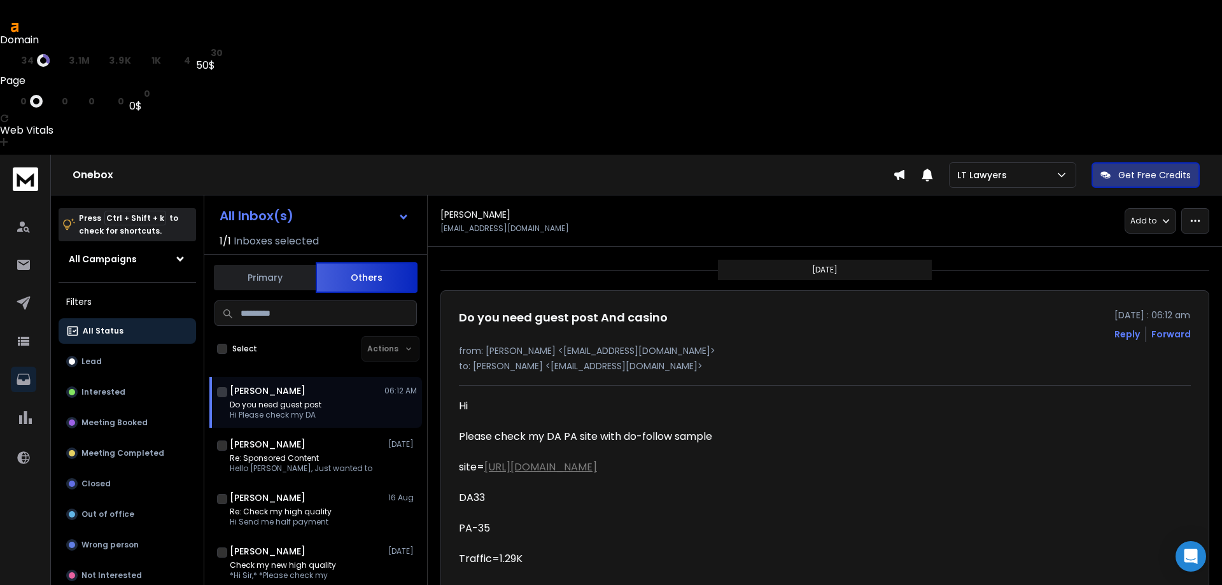
click at [783, 208] on div "Jon Boys JB jonboyslinksale@gmail.com" at bounding box center [630, 220] width 380 height 25
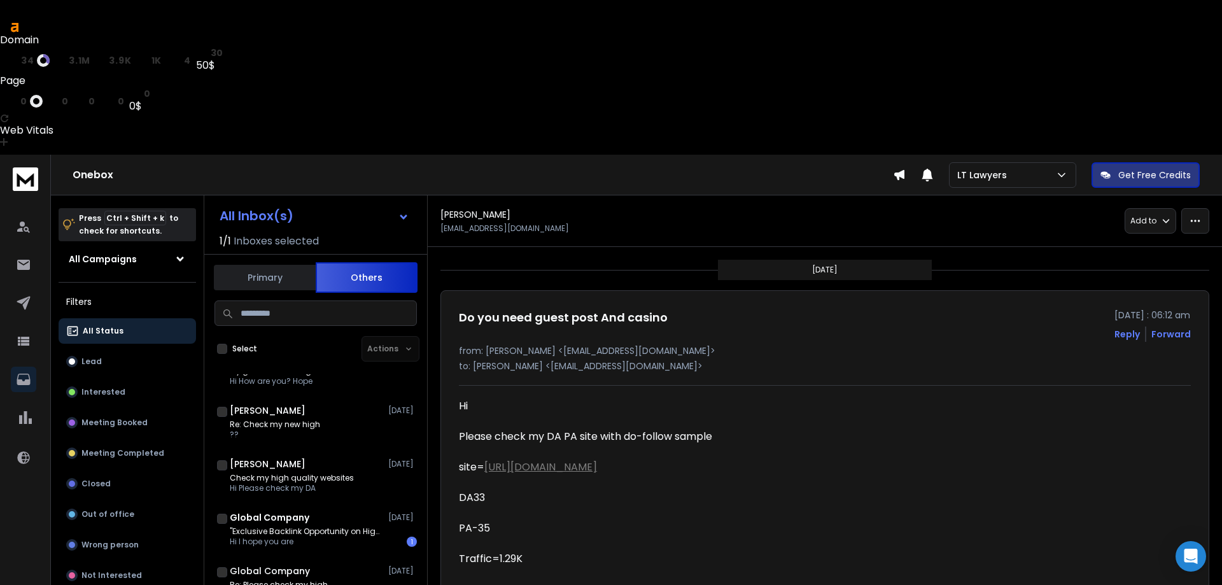
scroll to position [321, 0]
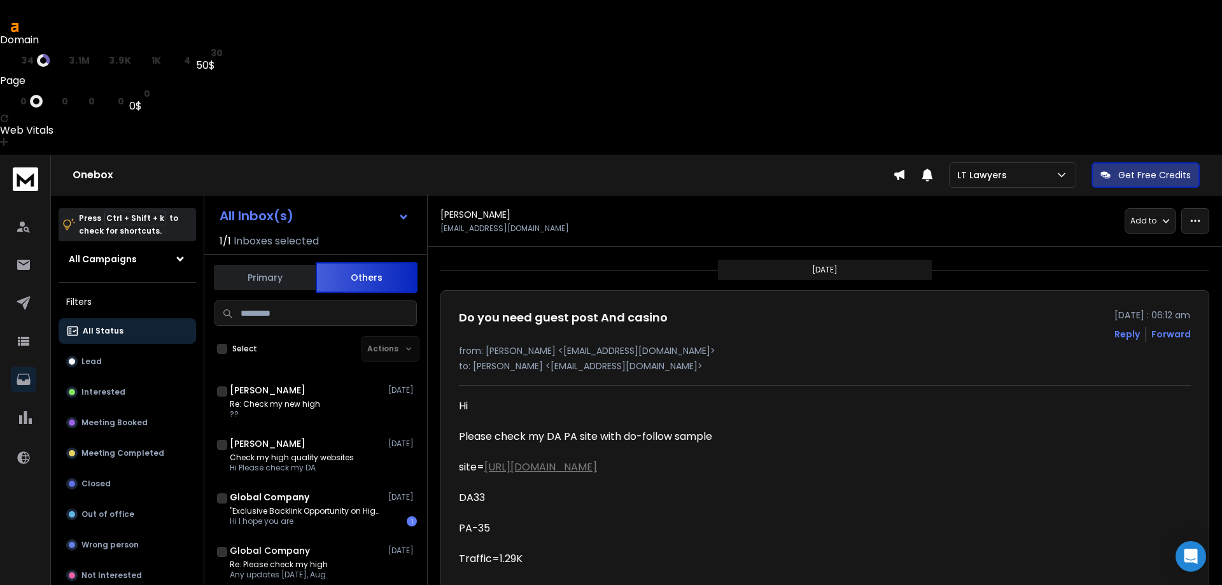
click at [31, 426] on div "H" at bounding box center [25, 447] width 51 height 585
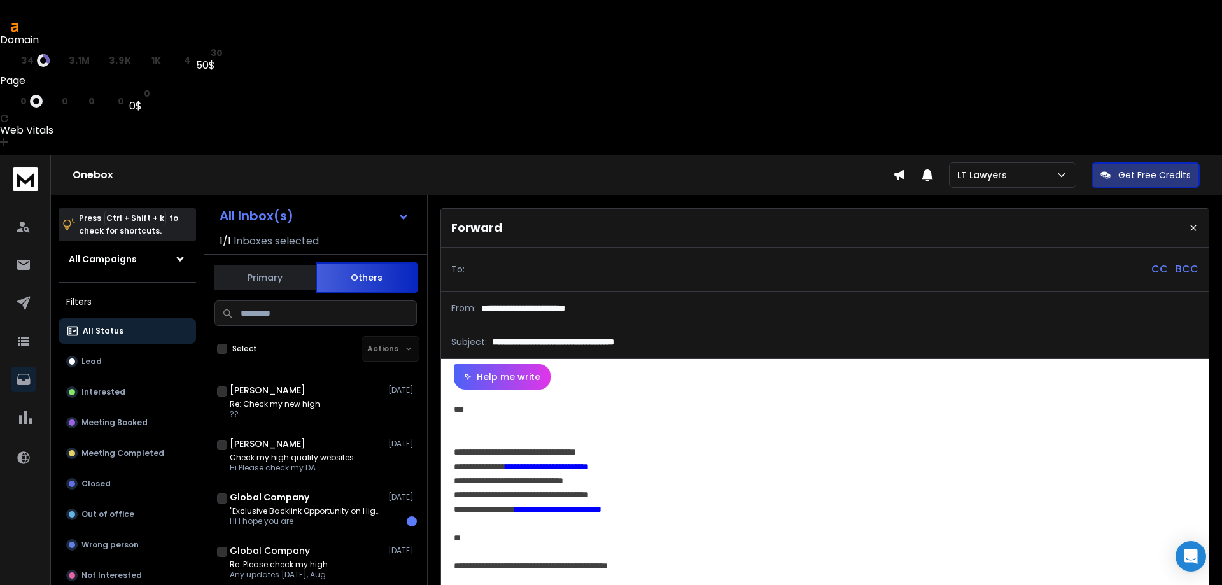
click at [1191, 225] on icon at bounding box center [1193, 228] width 6 height 6
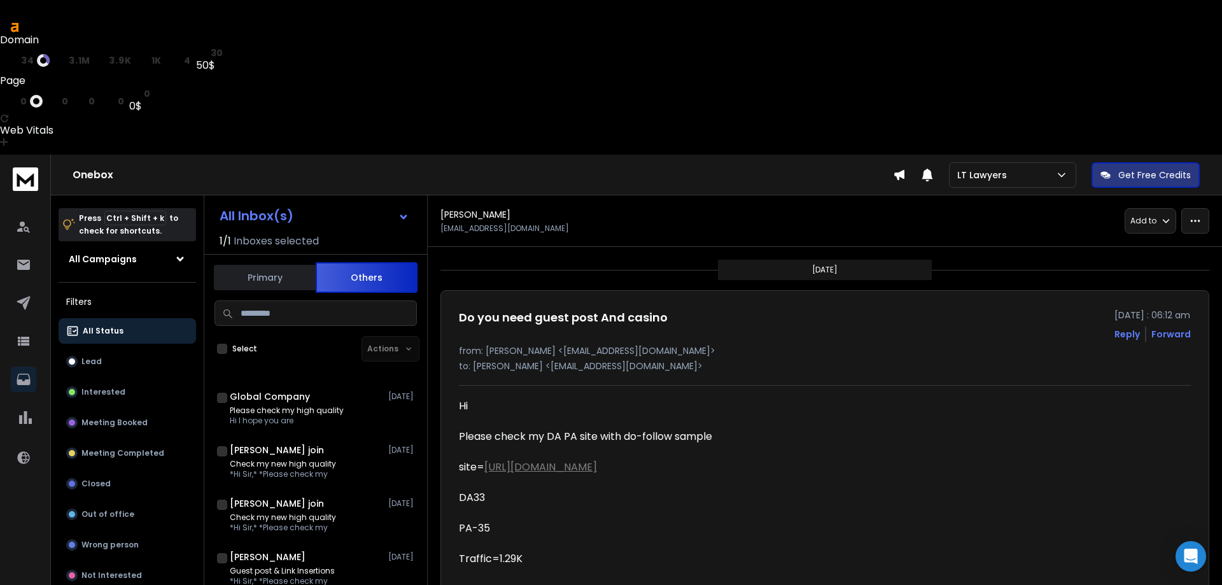
scroll to position [599, 0]
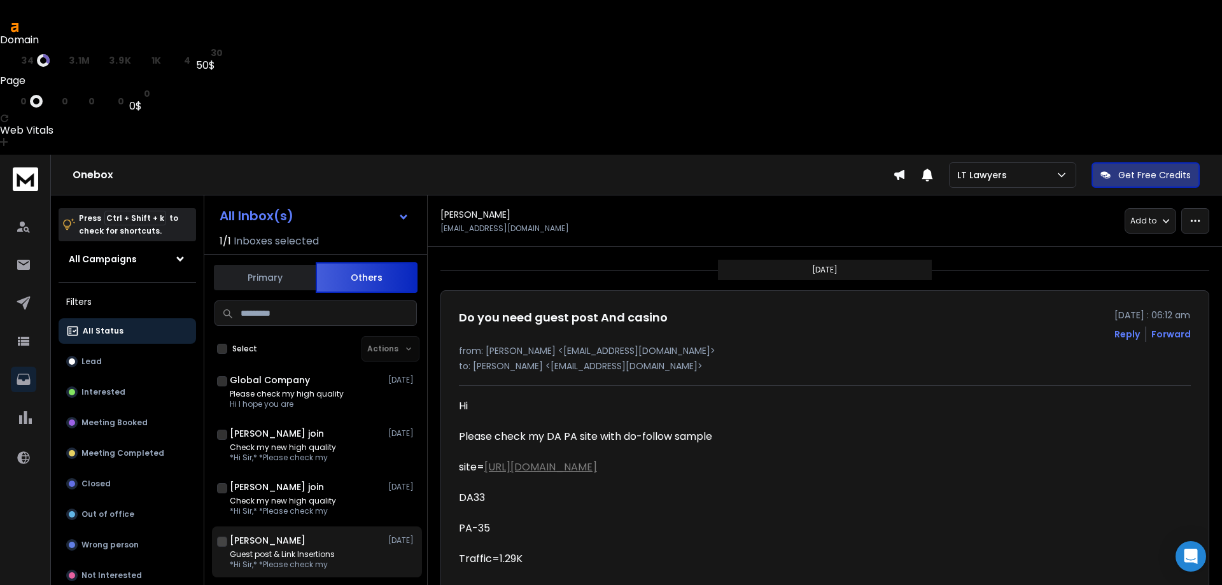
click at [323, 534] on div "Millie Falreya 31 Jul" at bounding box center [323, 540] width 187 height 13
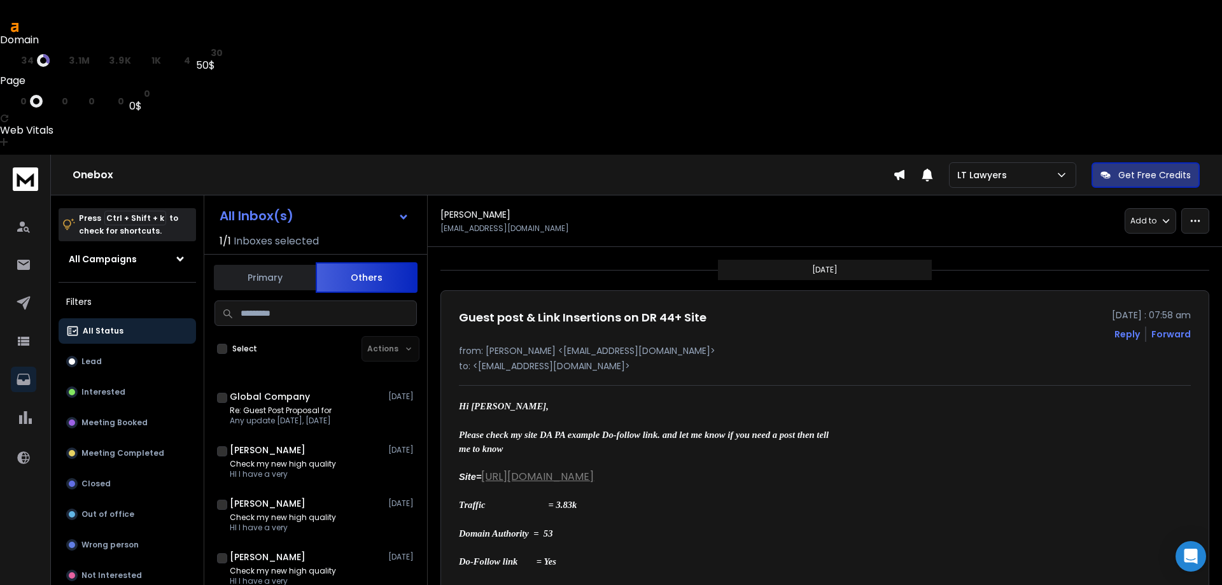
scroll to position [1014, 0]
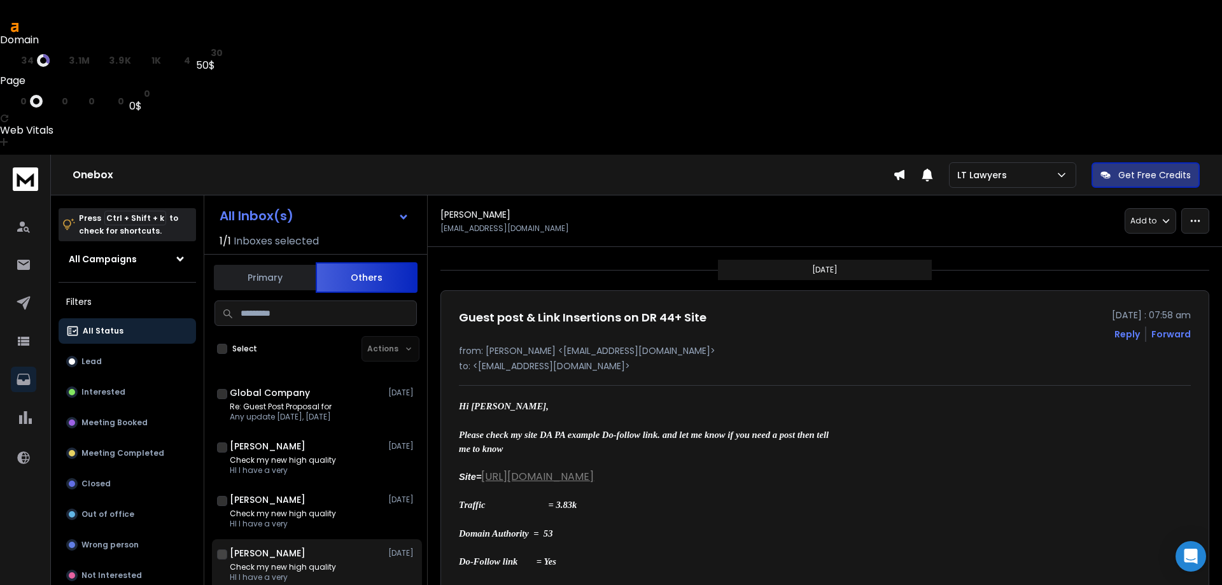
click at [308, 562] on p "Check my new high quality" at bounding box center [283, 567] width 106 height 10
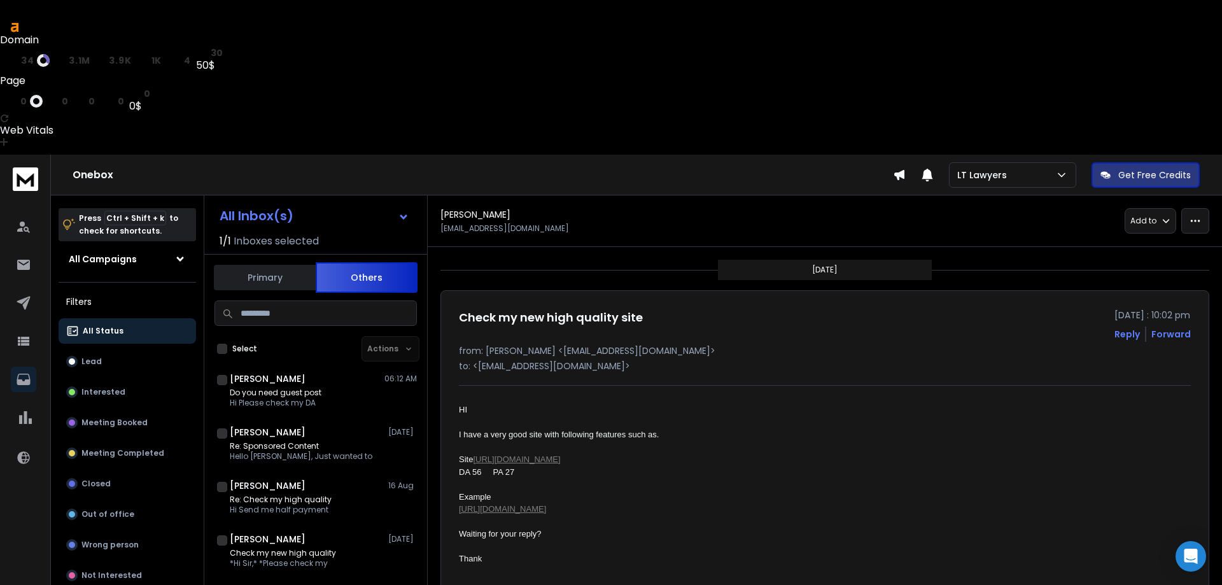
scroll to position [0, 0]
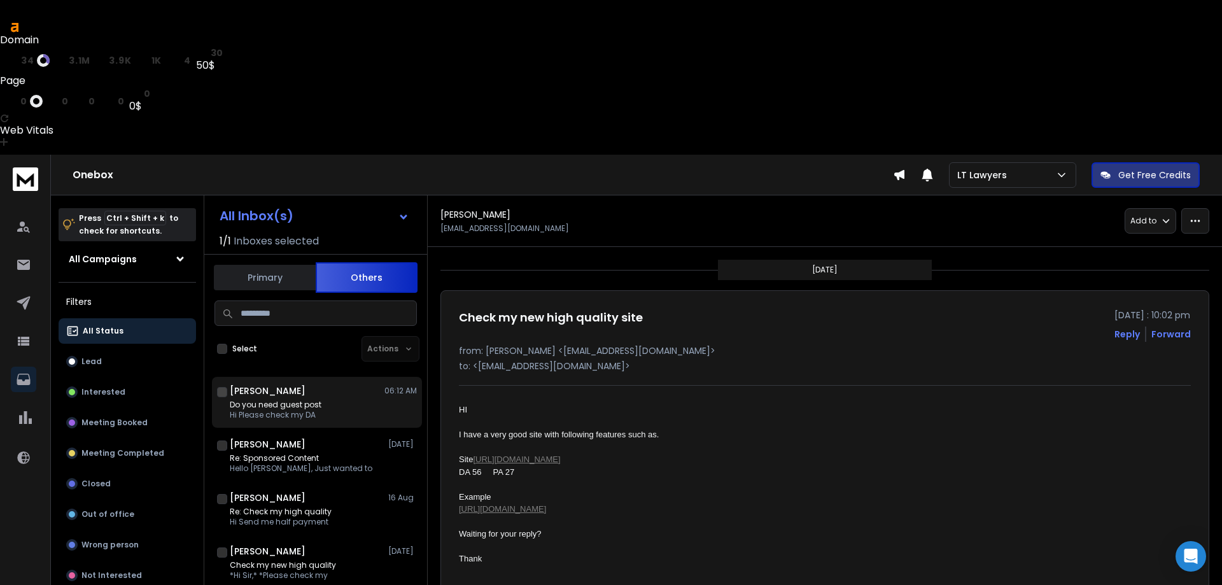
click at [342, 400] on div "Do you need guest post Hi Please check my DA" at bounding box center [323, 410] width 187 height 20
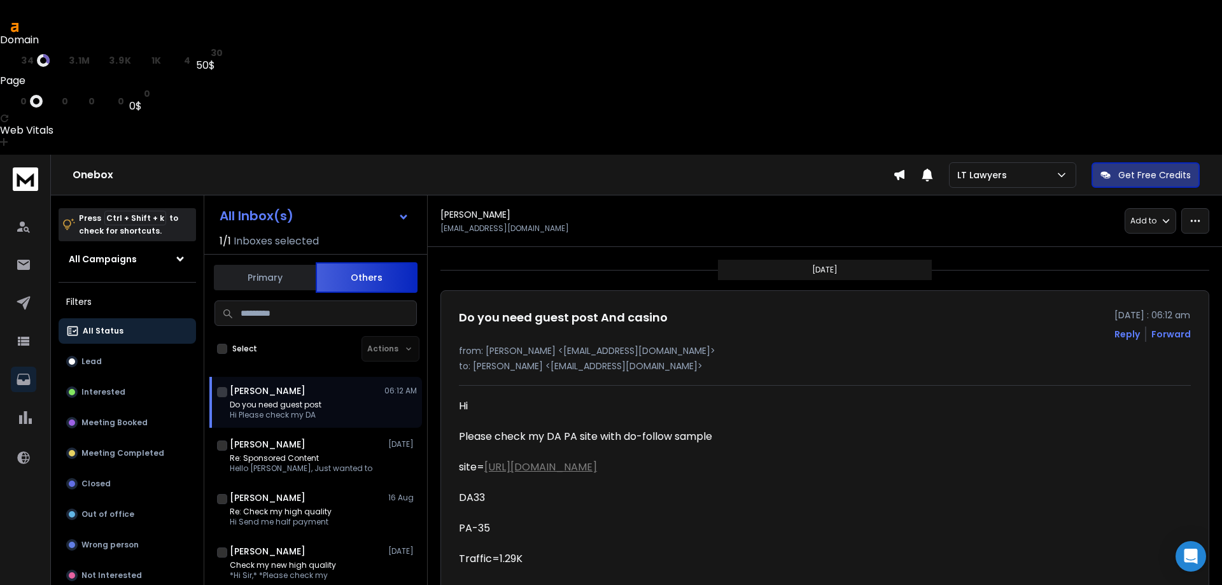
click at [783, 208] on div "Jon Boys JB jonboyslinksale@gmail.com" at bounding box center [630, 220] width 380 height 25
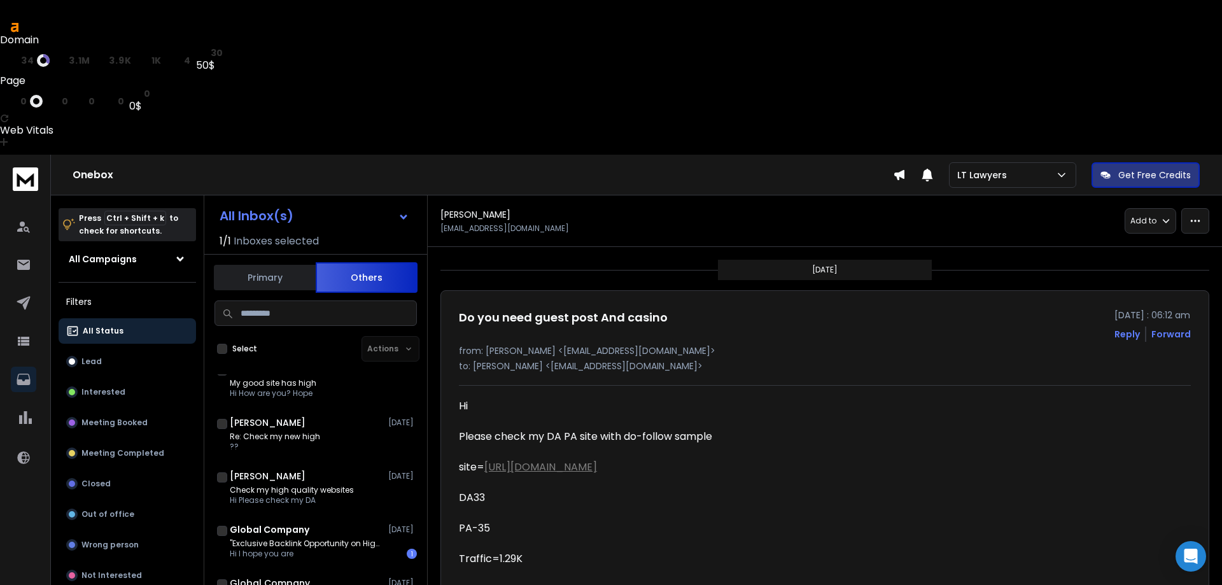
scroll to position [321, 0]
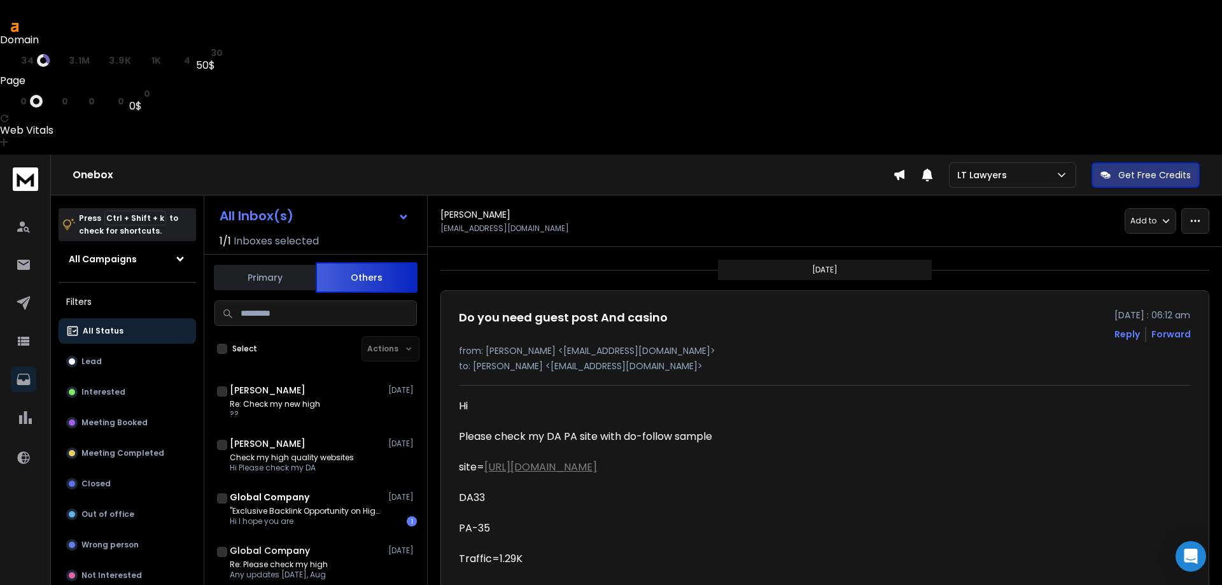
click at [31, 426] on div "H" at bounding box center [25, 447] width 51 height 585
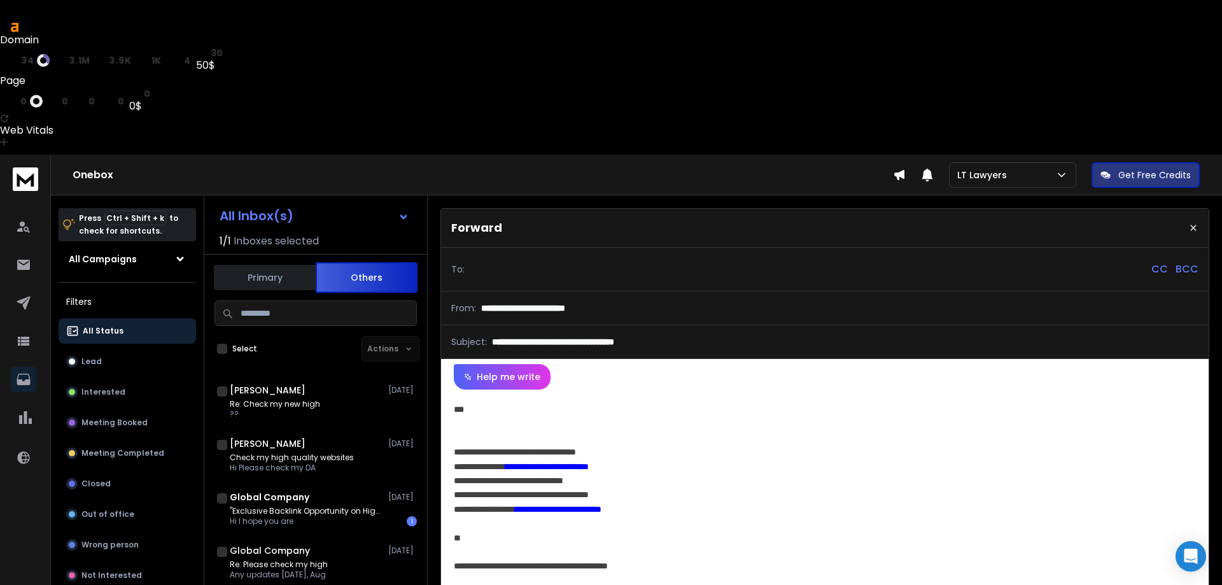
click at [1191, 225] on icon at bounding box center [1193, 228] width 6 height 6
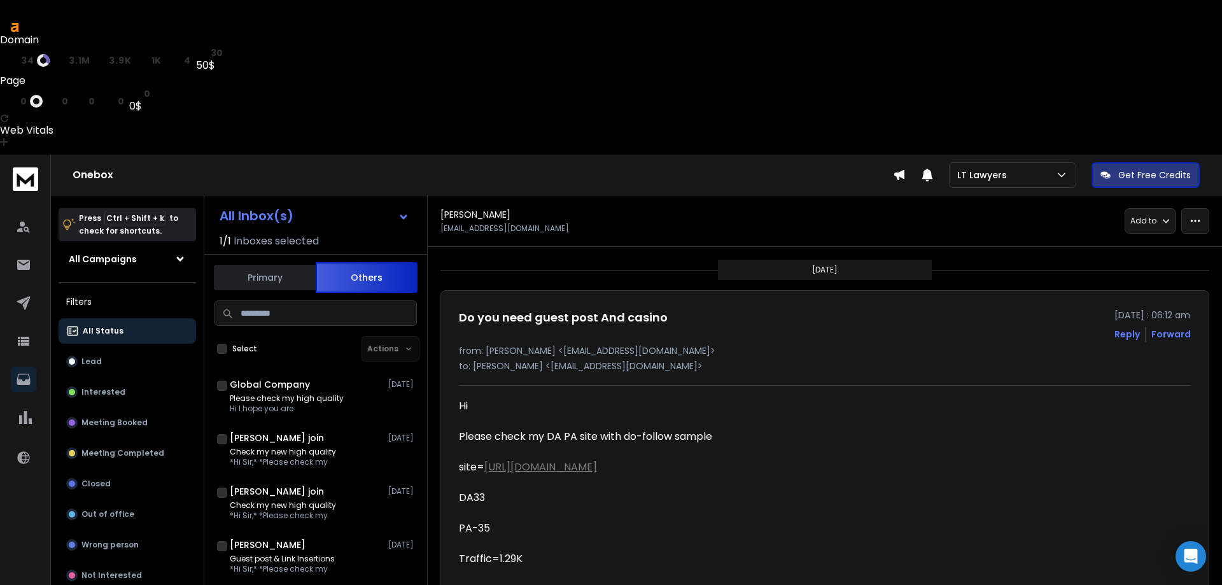
scroll to position [599, 0]
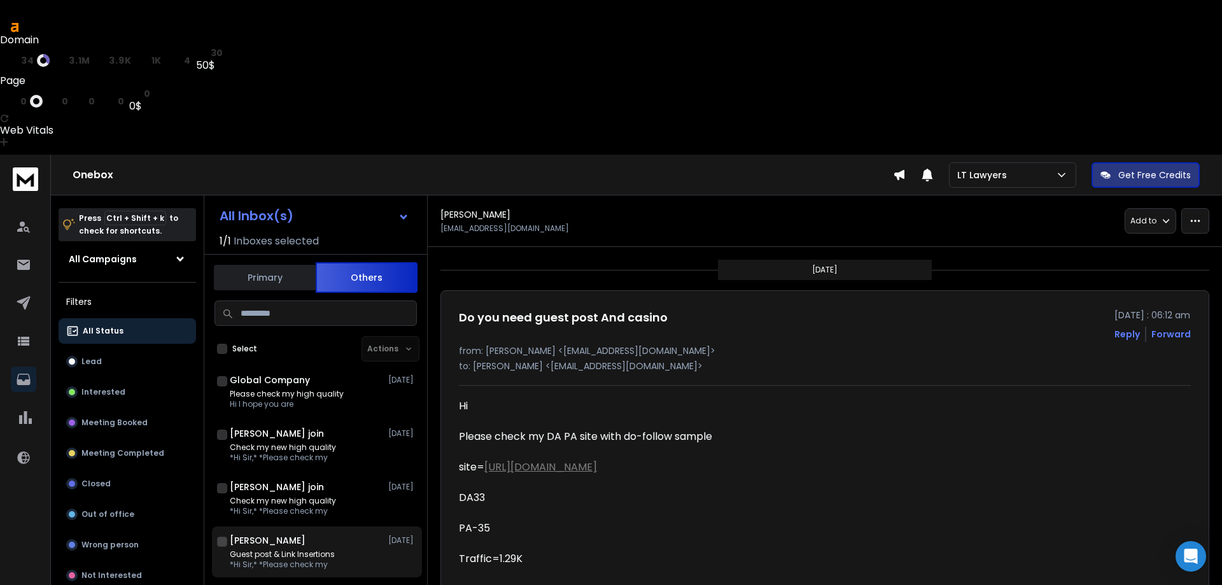
click at [323, 534] on div "Millie Falreya 31 Jul" at bounding box center [323, 540] width 187 height 13
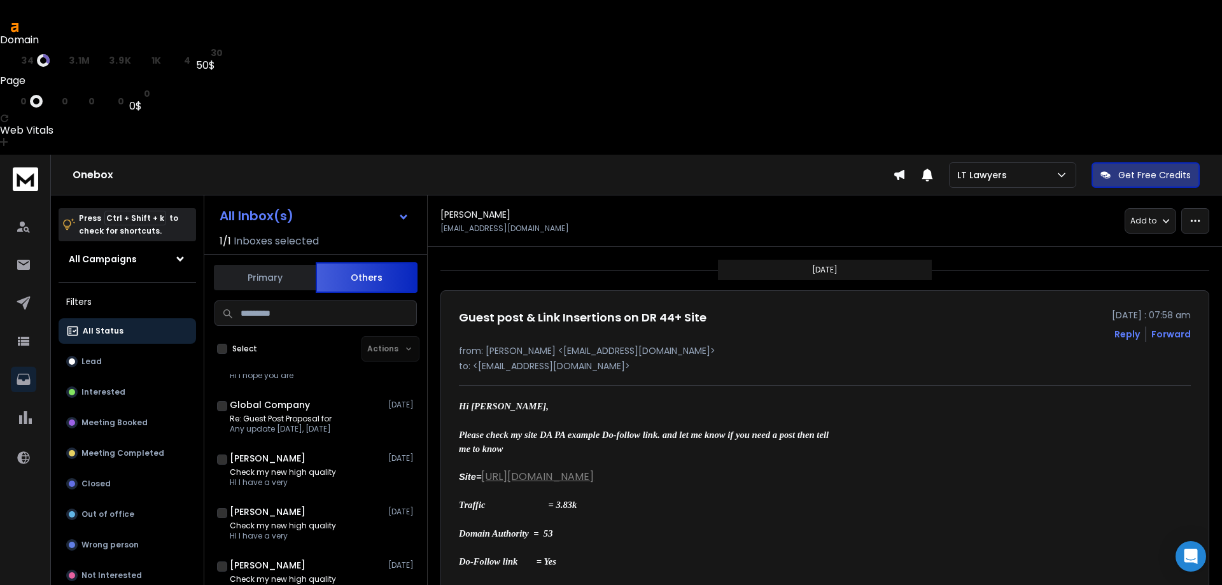
scroll to position [1014, 0]
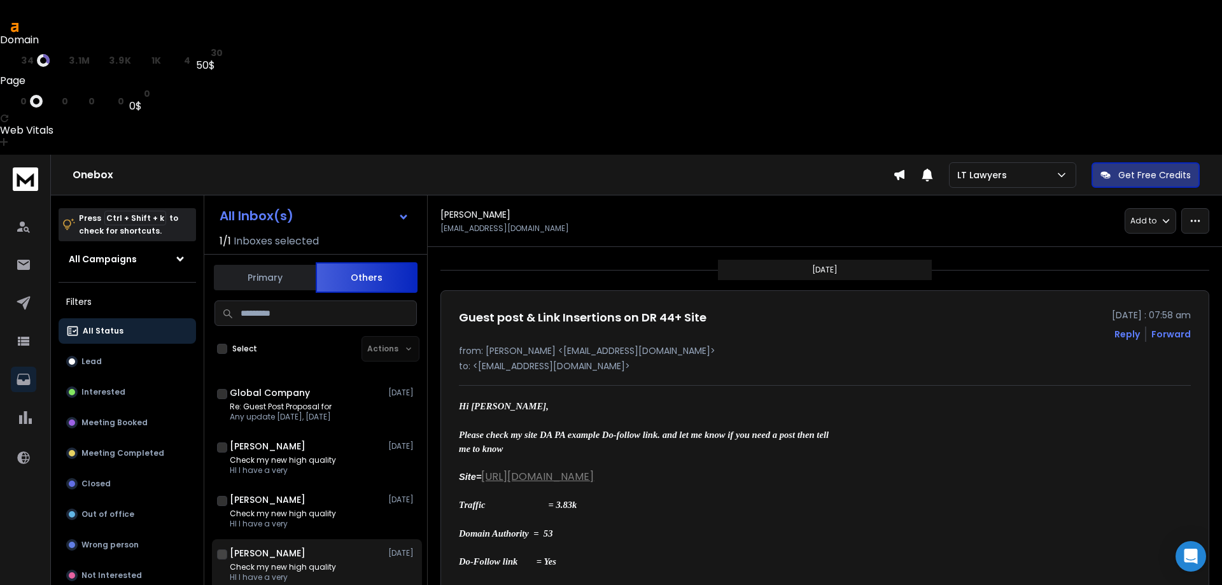
click at [308, 562] on p "Check my new high quality" at bounding box center [283, 567] width 106 height 10
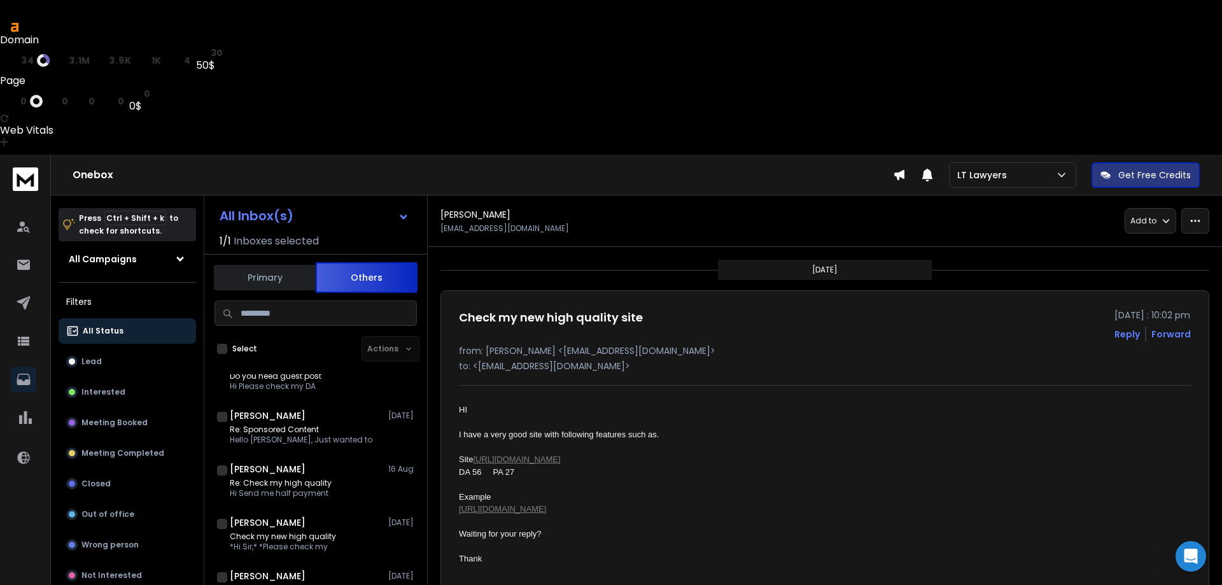
scroll to position [0, 0]
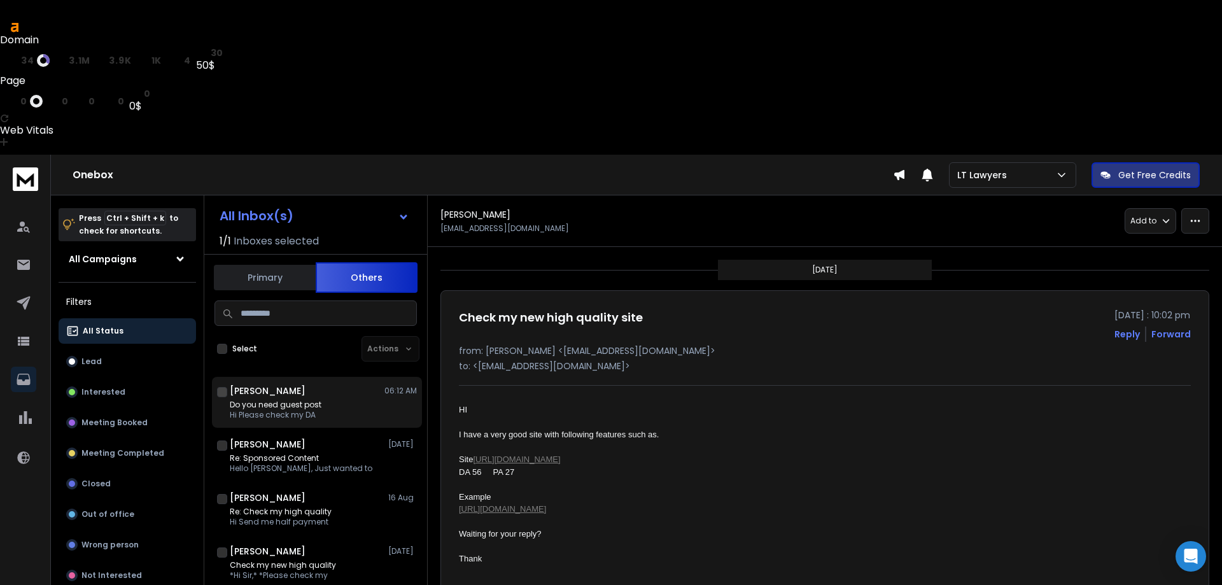
click at [342, 400] on div "Do you need guest post Hi Please check my DA" at bounding box center [323, 410] width 187 height 20
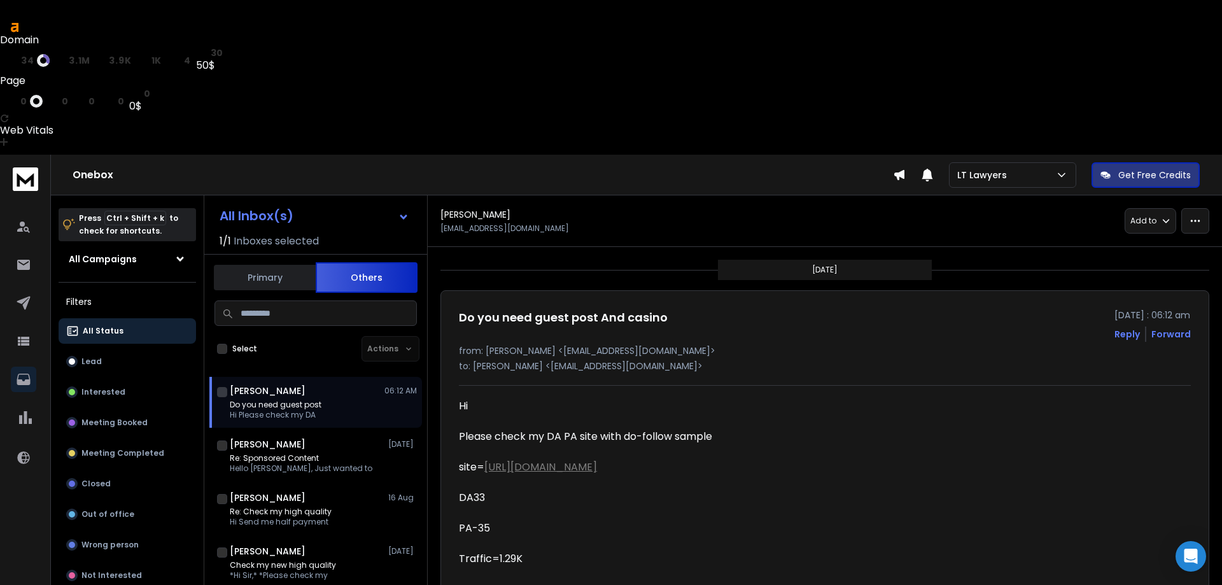
click at [783, 208] on div "Jon Boys JB jonboyslinksale@gmail.com" at bounding box center [630, 220] width 380 height 25
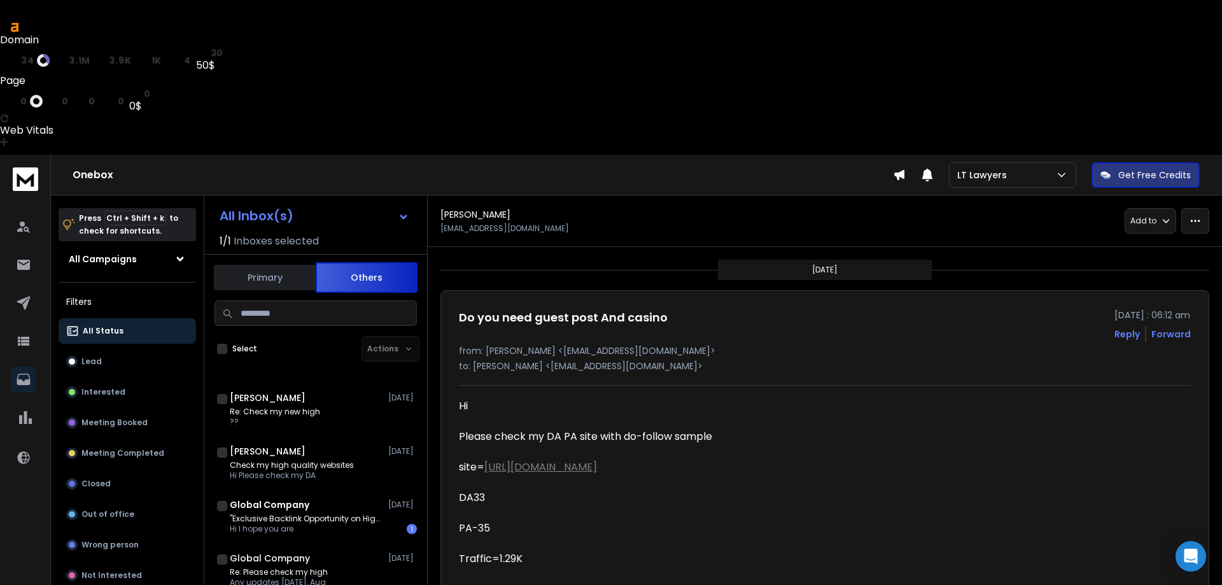
scroll to position [321, 0]
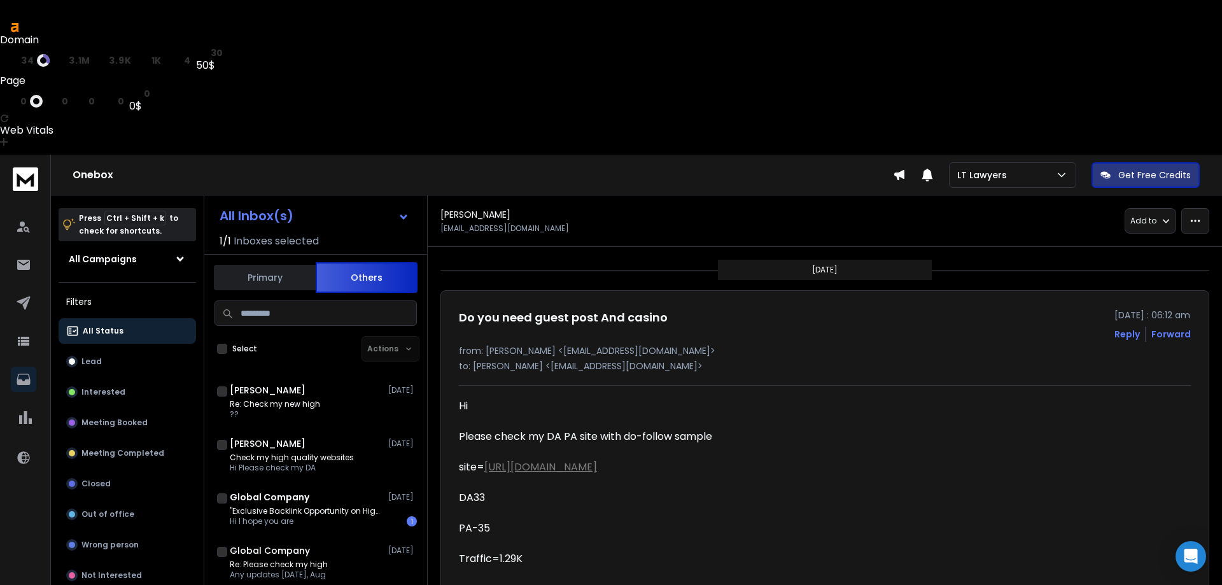
click at [31, 426] on div "H" at bounding box center [25, 447] width 51 height 585
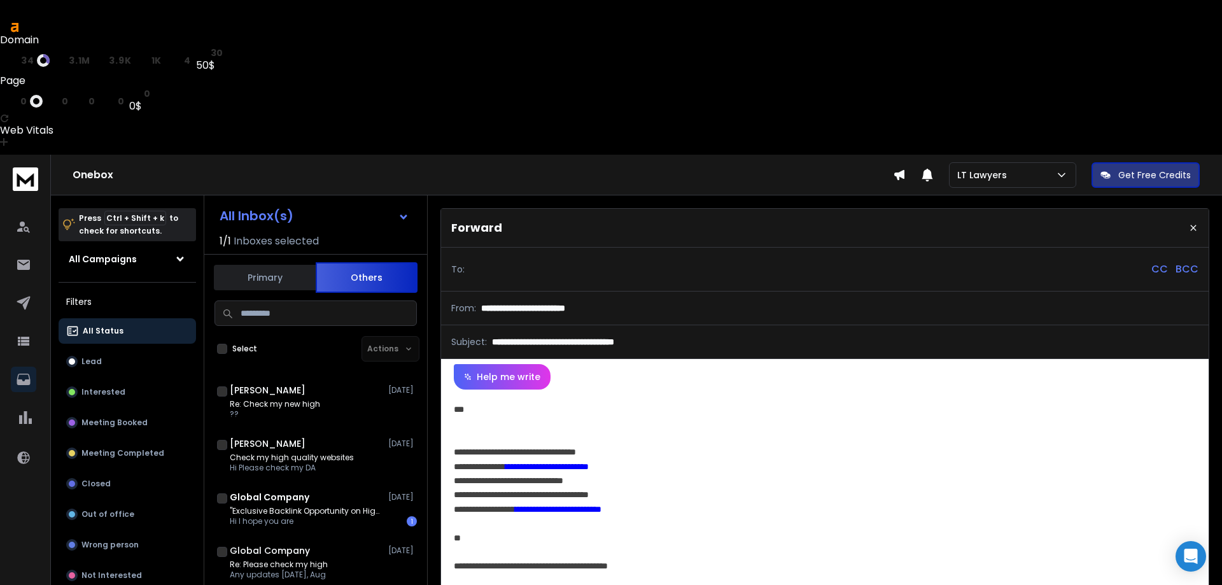
click at [1191, 225] on icon at bounding box center [1193, 228] width 6 height 6
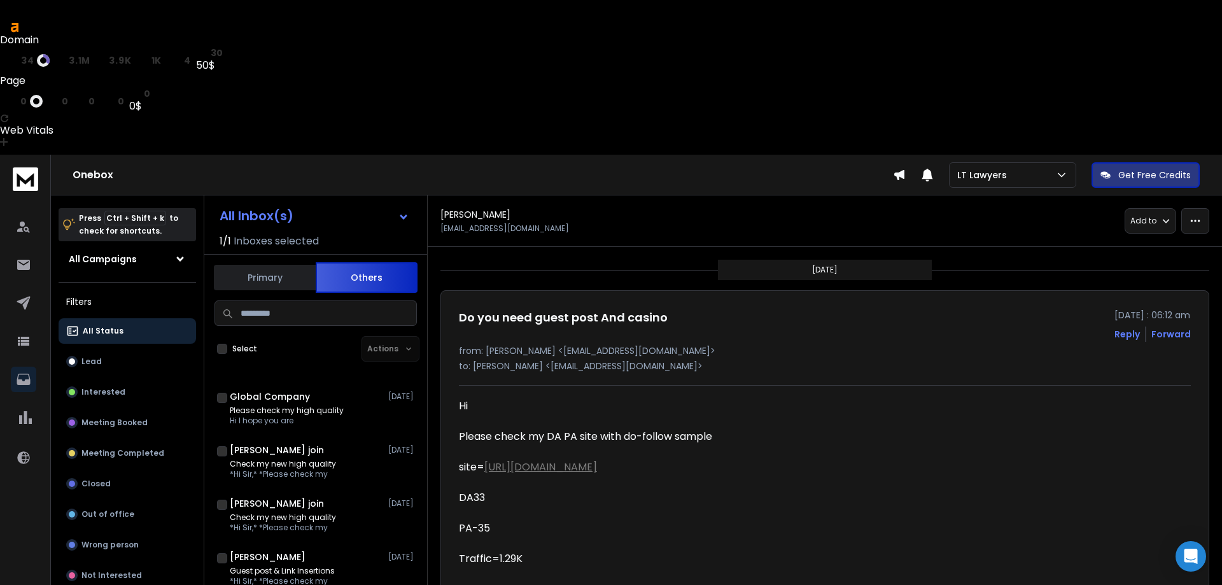
scroll to position [599, 0]
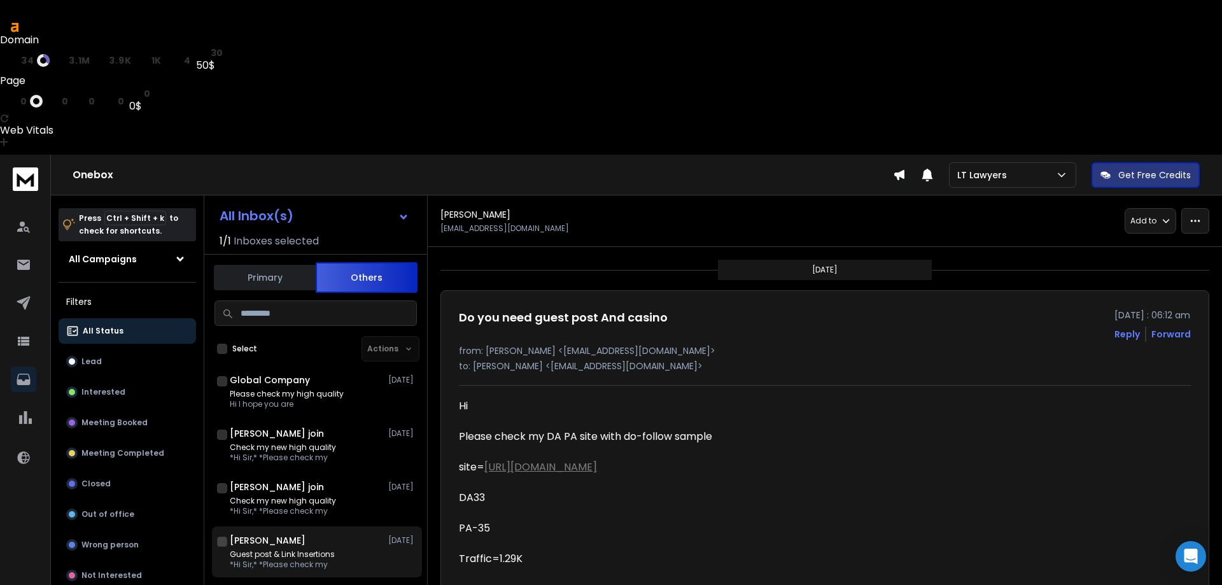
click at [323, 534] on div "Millie Falreya 31 Jul" at bounding box center [323, 540] width 187 height 13
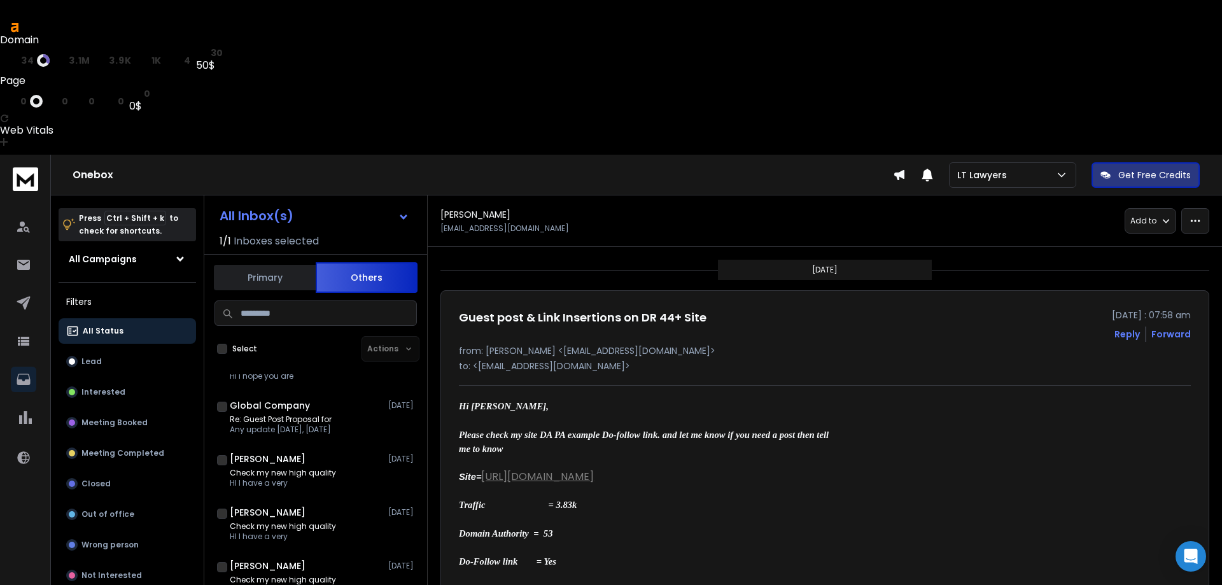
scroll to position [1014, 0]
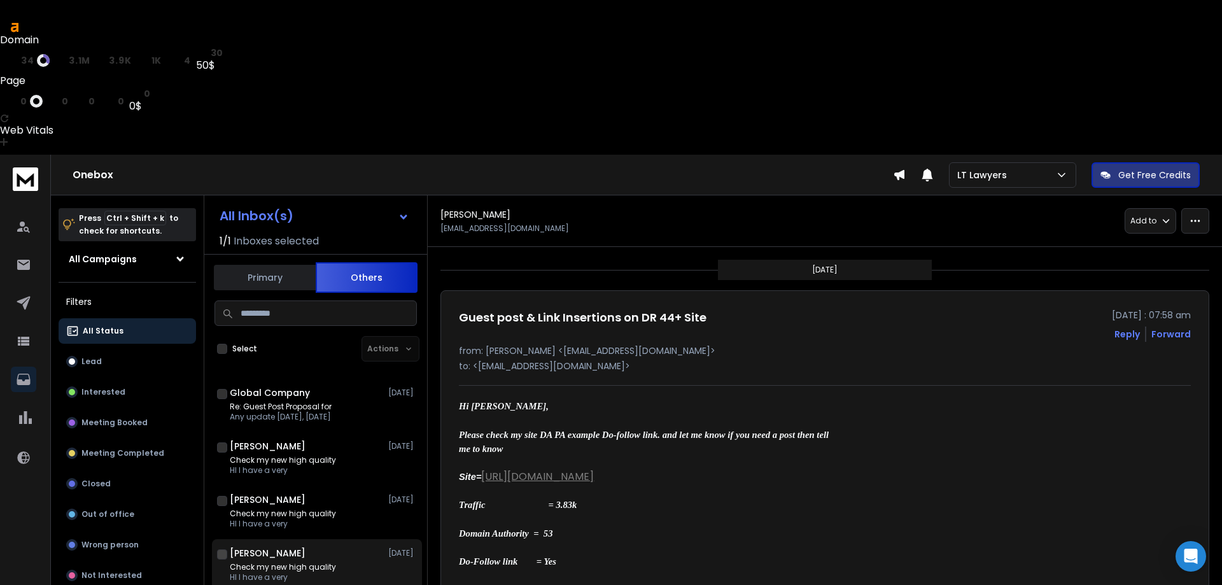
click at [308, 562] on p "Check my new high quality" at bounding box center [283, 567] width 106 height 10
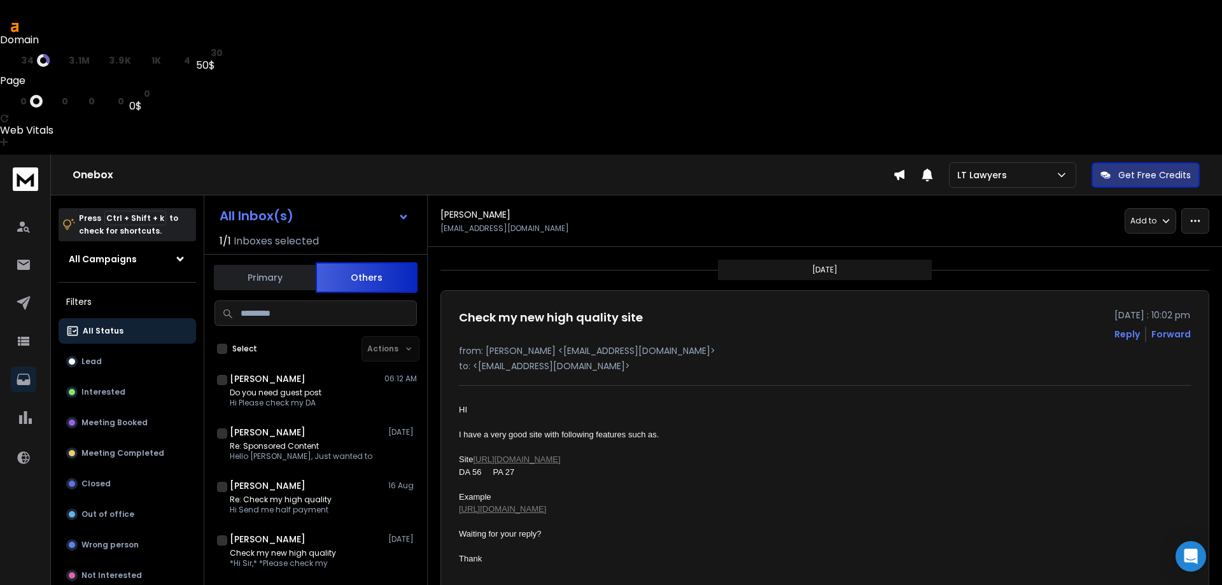
scroll to position [0, 0]
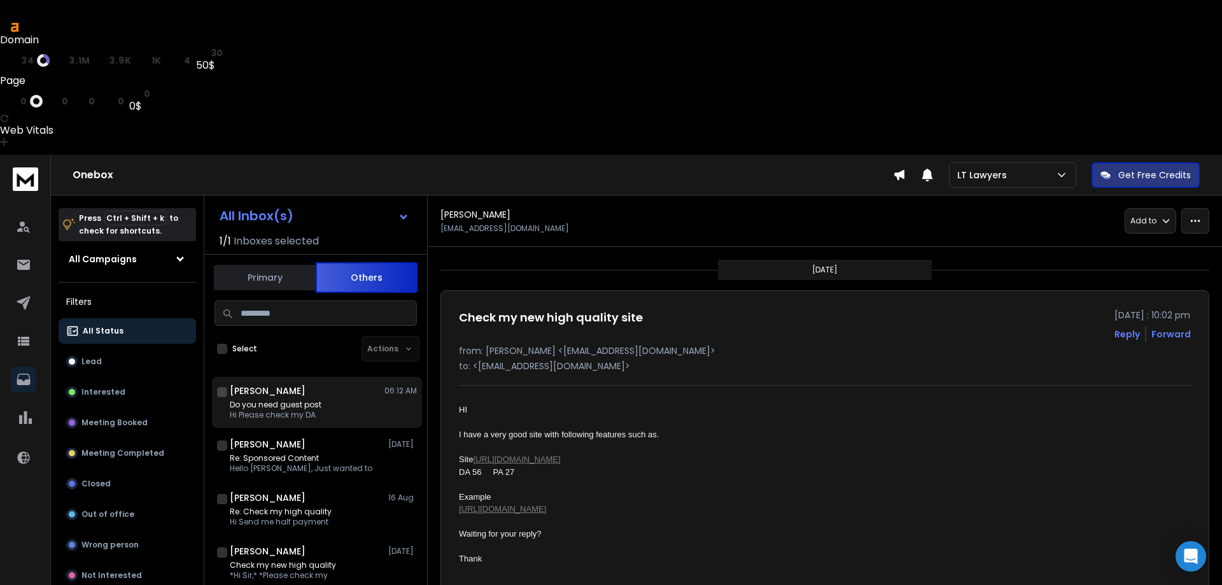
click at [342, 400] on div "Do you need guest post Hi Please check my DA" at bounding box center [323, 410] width 187 height 20
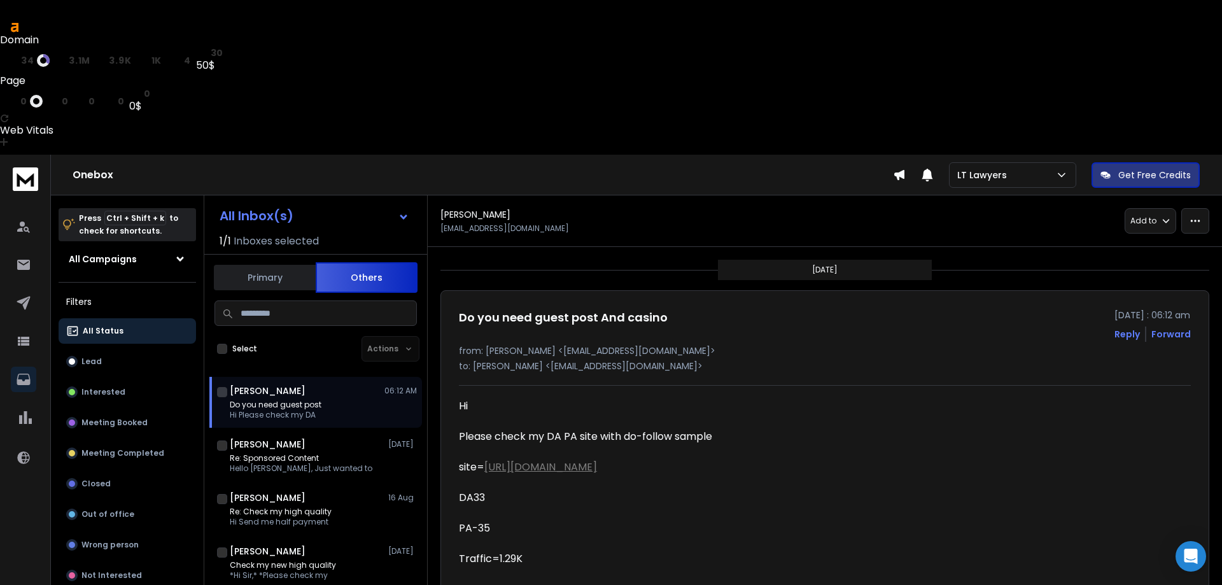
click at [783, 208] on div "Jon Boys JB jonboyslinksale@gmail.com" at bounding box center [630, 220] width 380 height 25
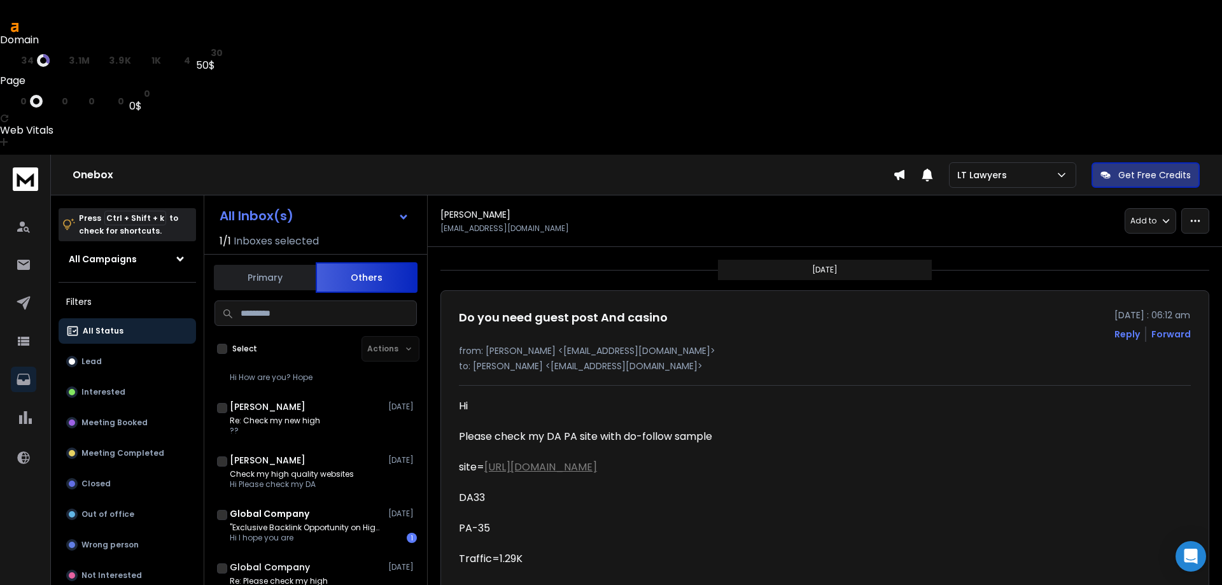
scroll to position [321, 0]
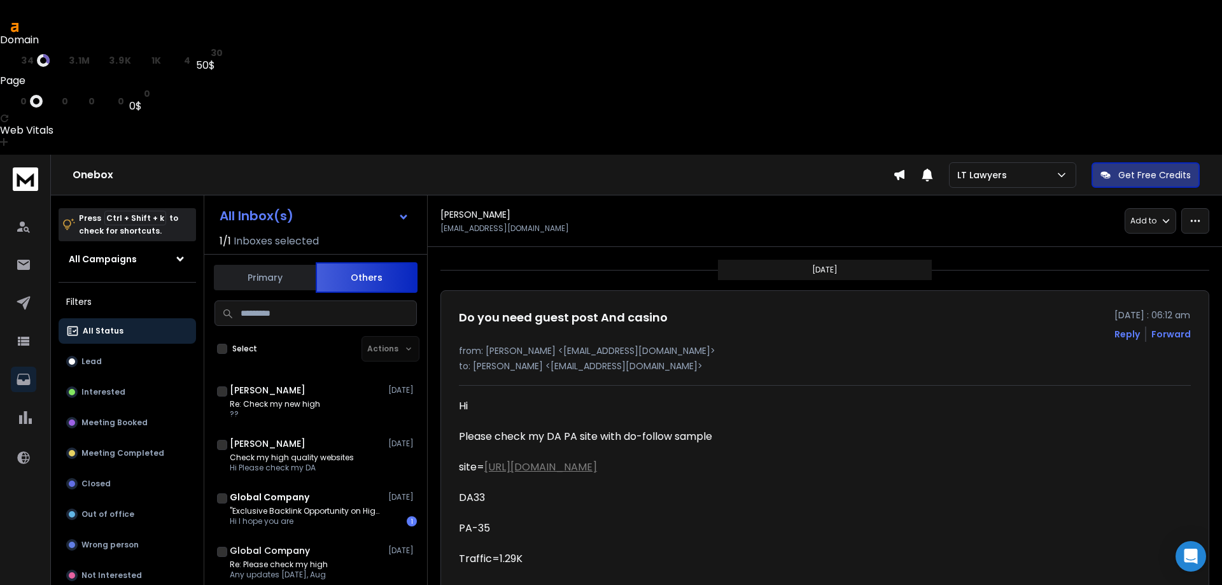
click at [31, 426] on div "H" at bounding box center [25, 447] width 51 height 585
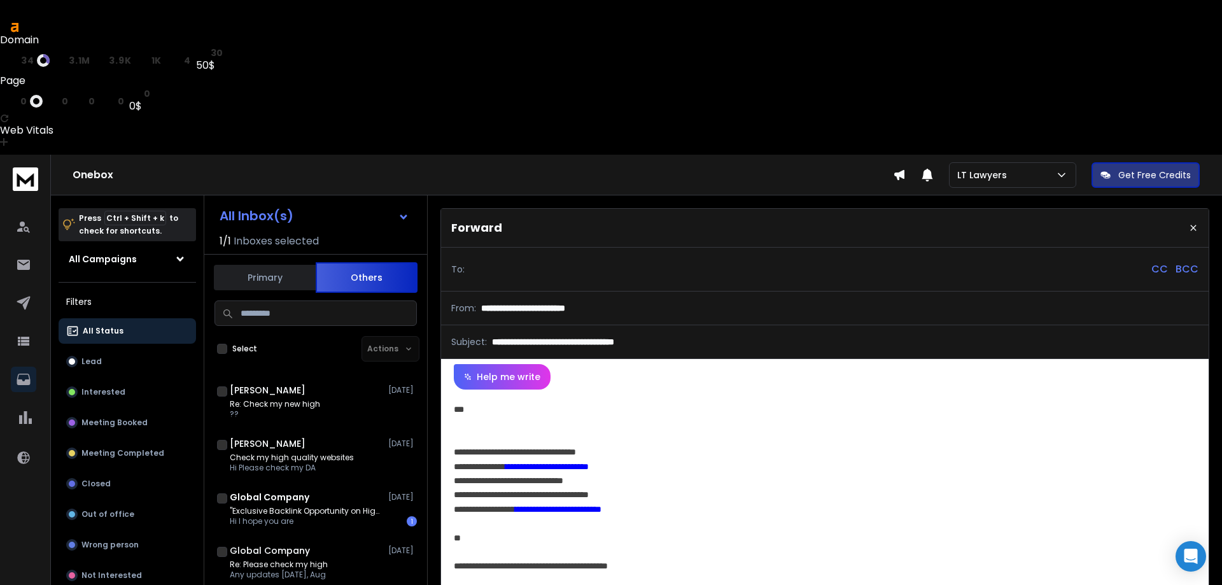
click at [1191, 225] on icon at bounding box center [1193, 228] width 6 height 6
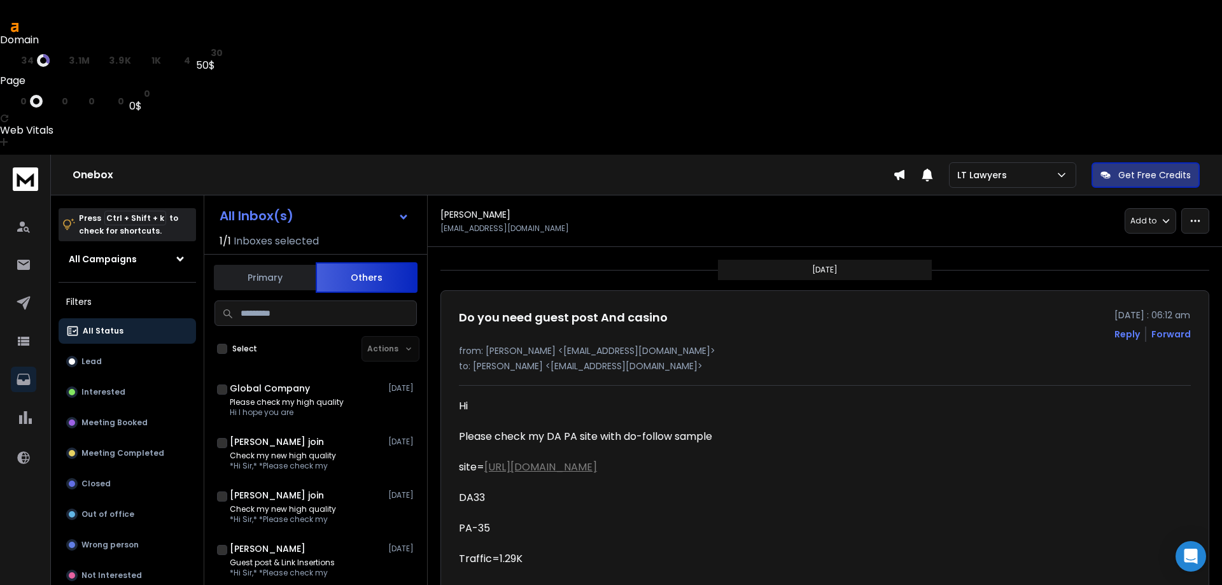
scroll to position [599, 0]
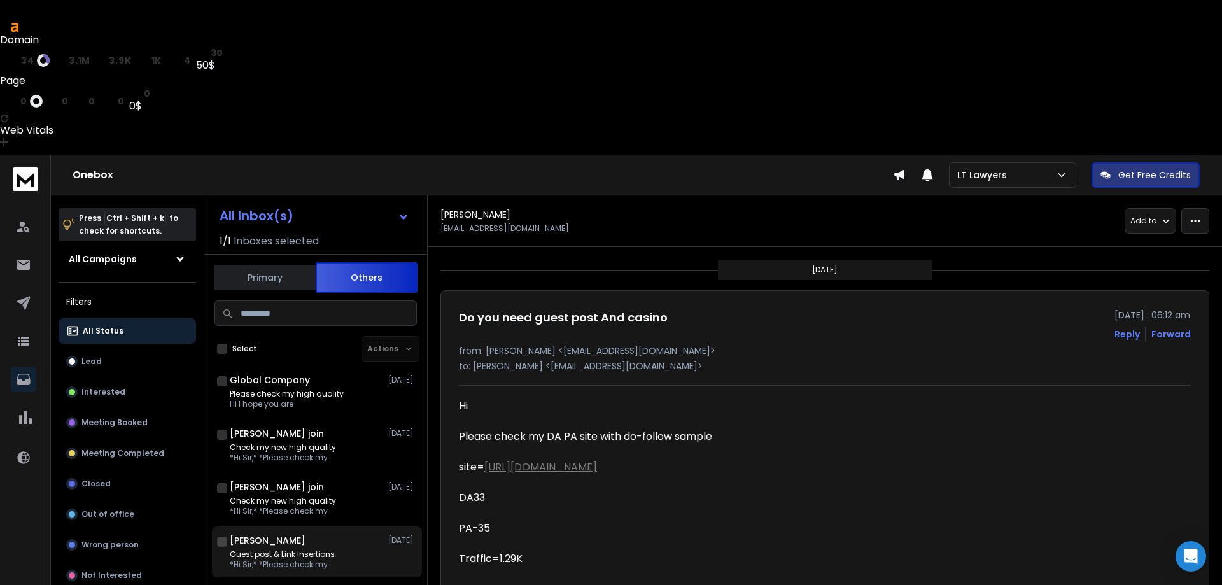
click at [323, 534] on div "Millie Falreya 31 Jul" at bounding box center [323, 540] width 187 height 13
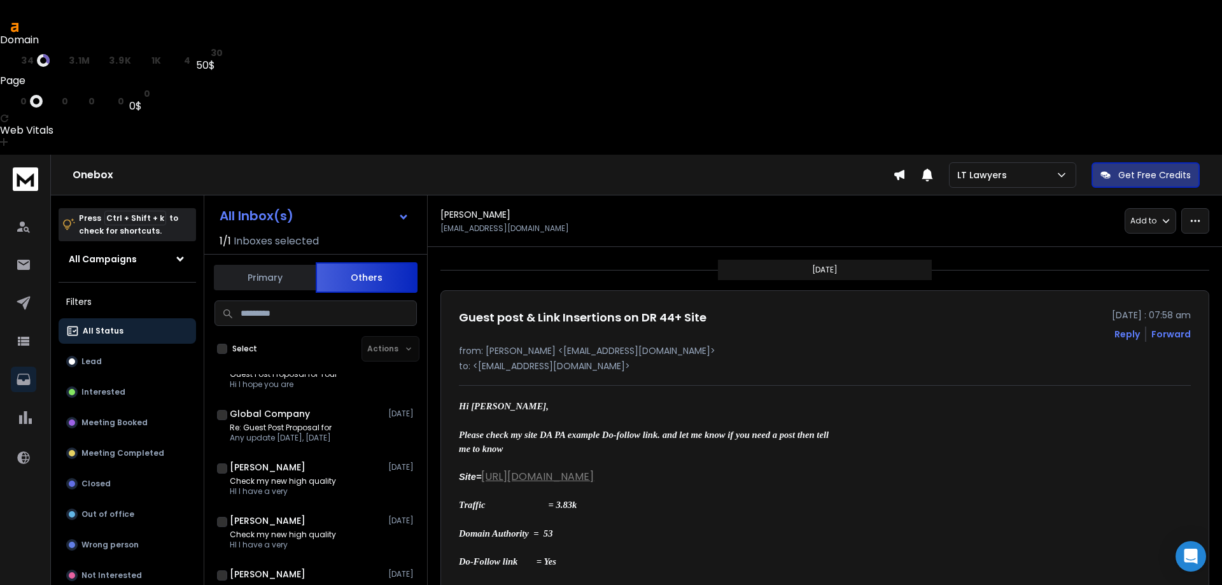
scroll to position [1014, 0]
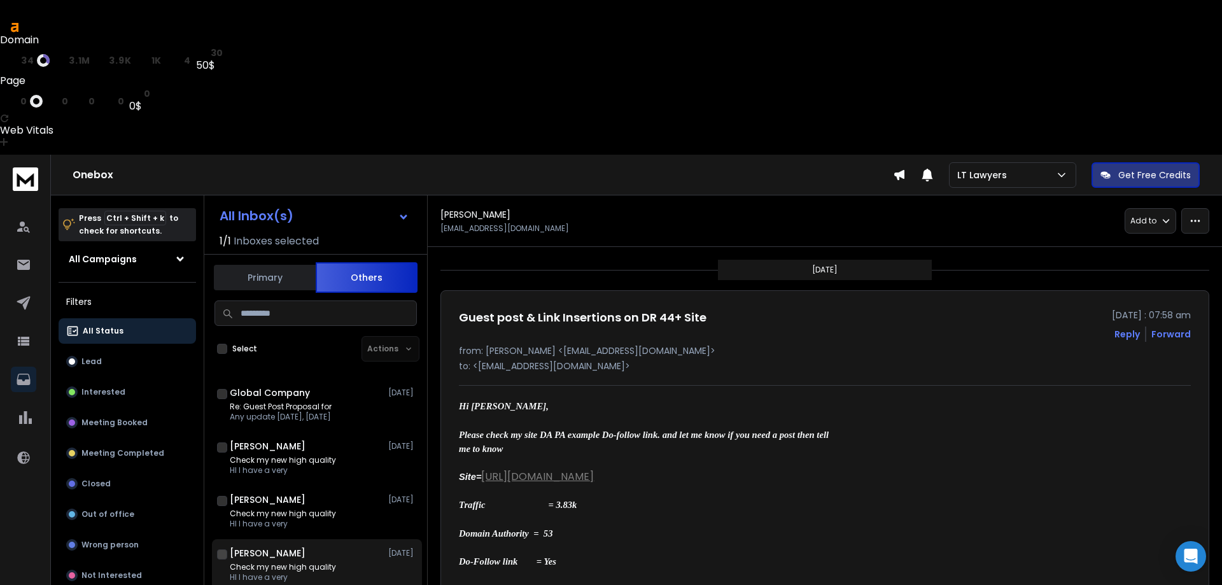
click at [308, 562] on p "Check my new high quality" at bounding box center [283, 567] width 106 height 10
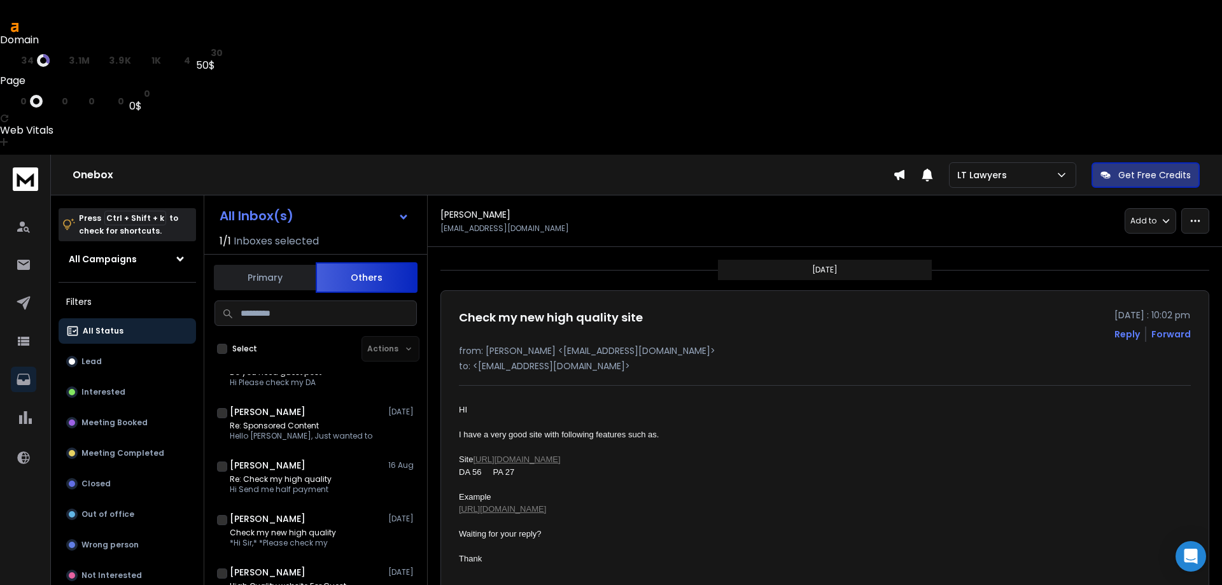
scroll to position [0, 0]
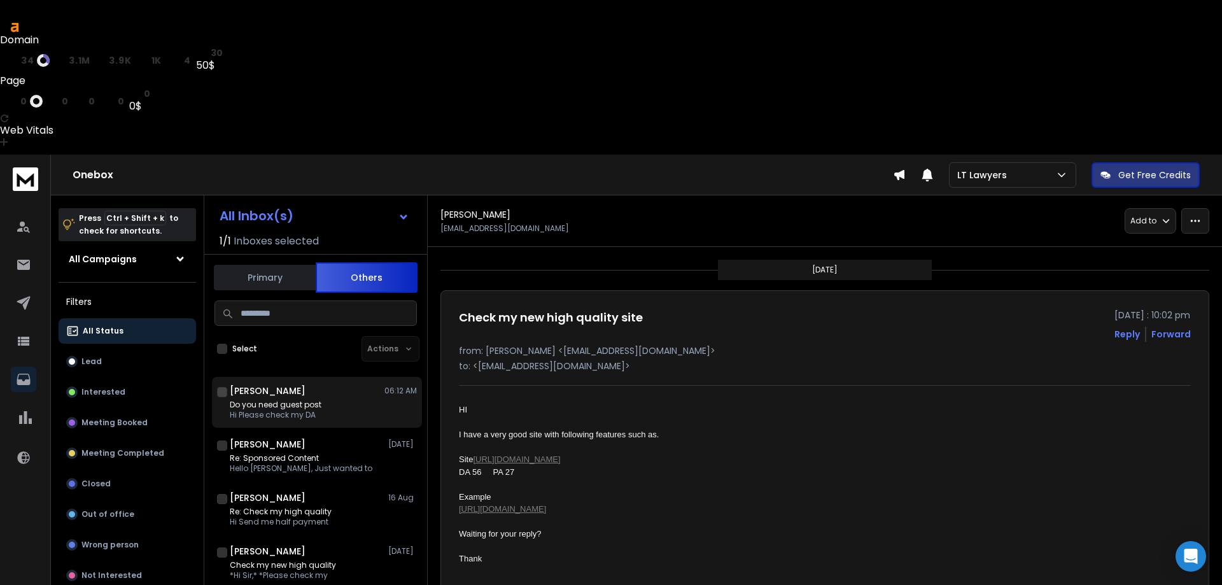
click at [342, 400] on div "Do you need guest post Hi Please check my DA" at bounding box center [323, 410] width 187 height 20
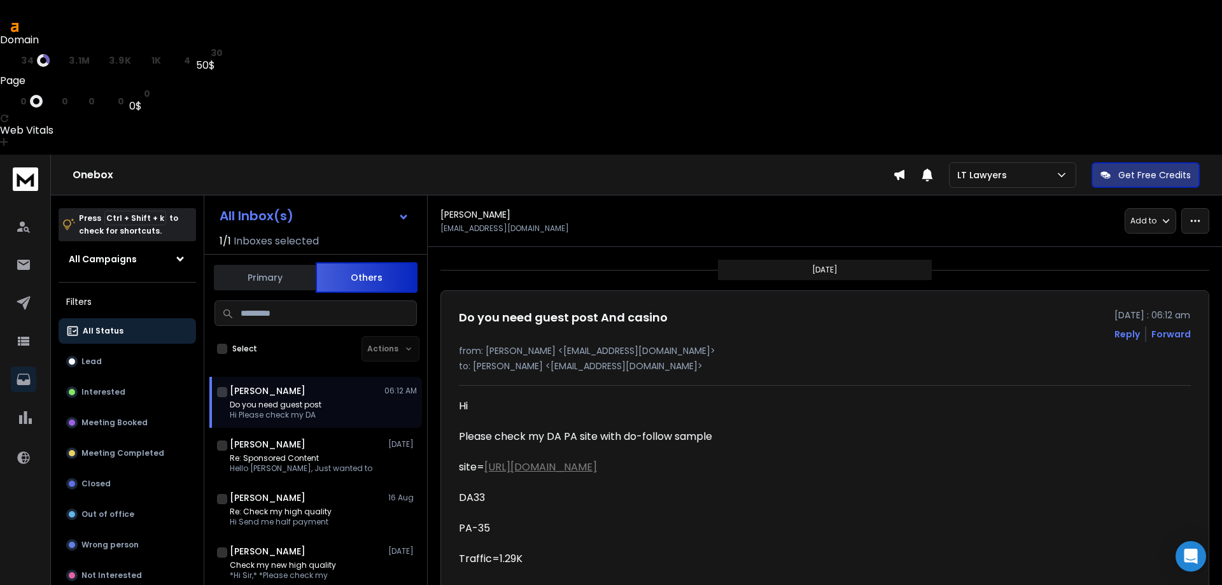
click at [783, 208] on div "Jon Boys JB jonboyslinksale@gmail.com" at bounding box center [630, 220] width 380 height 25
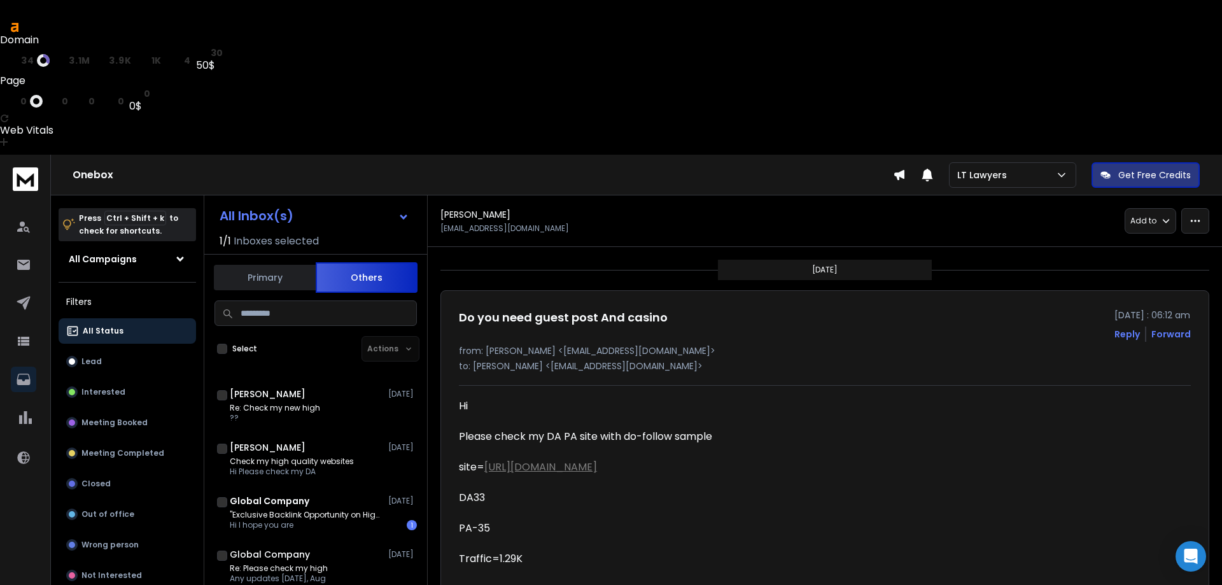
scroll to position [321, 0]
click at [31, 426] on div "H" at bounding box center [25, 447] width 51 height 585
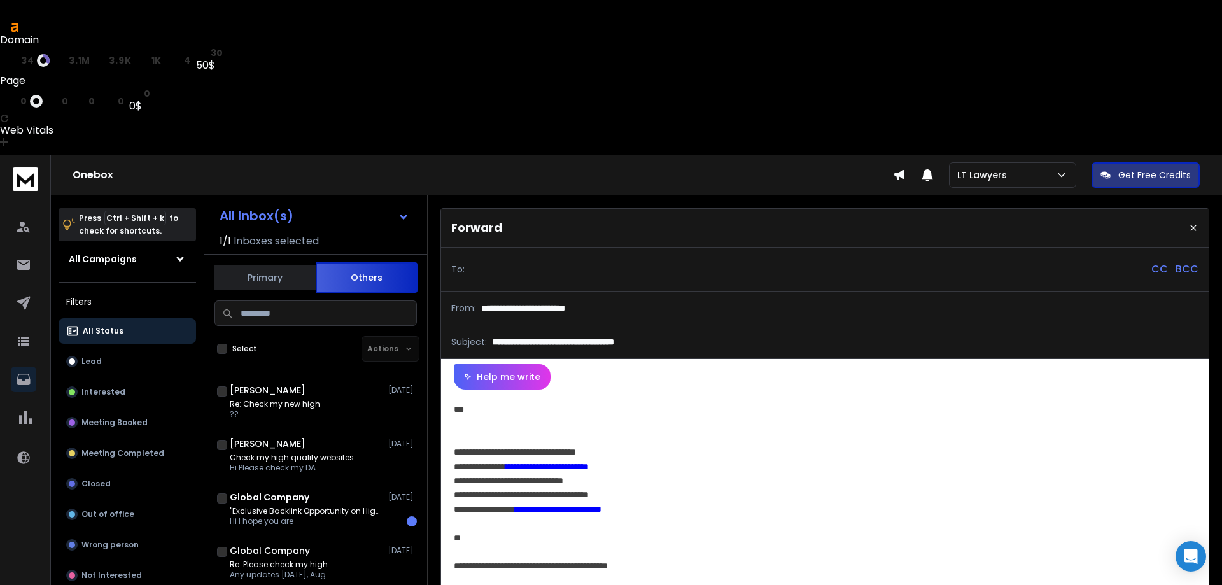
click at [1191, 225] on icon at bounding box center [1193, 228] width 6 height 6
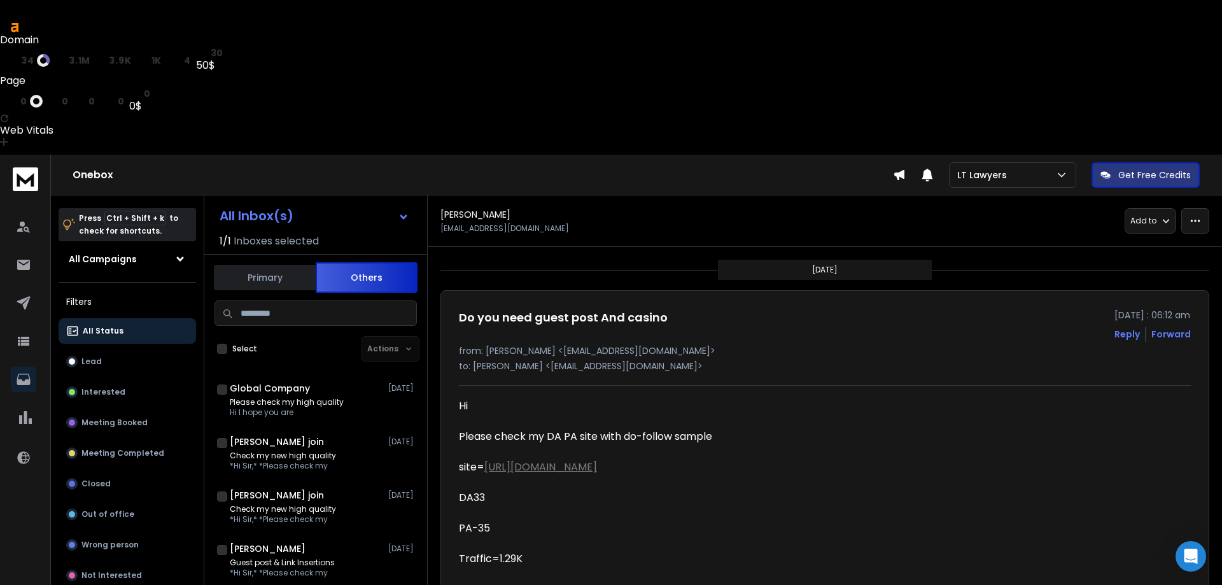
scroll to position [598, 0]
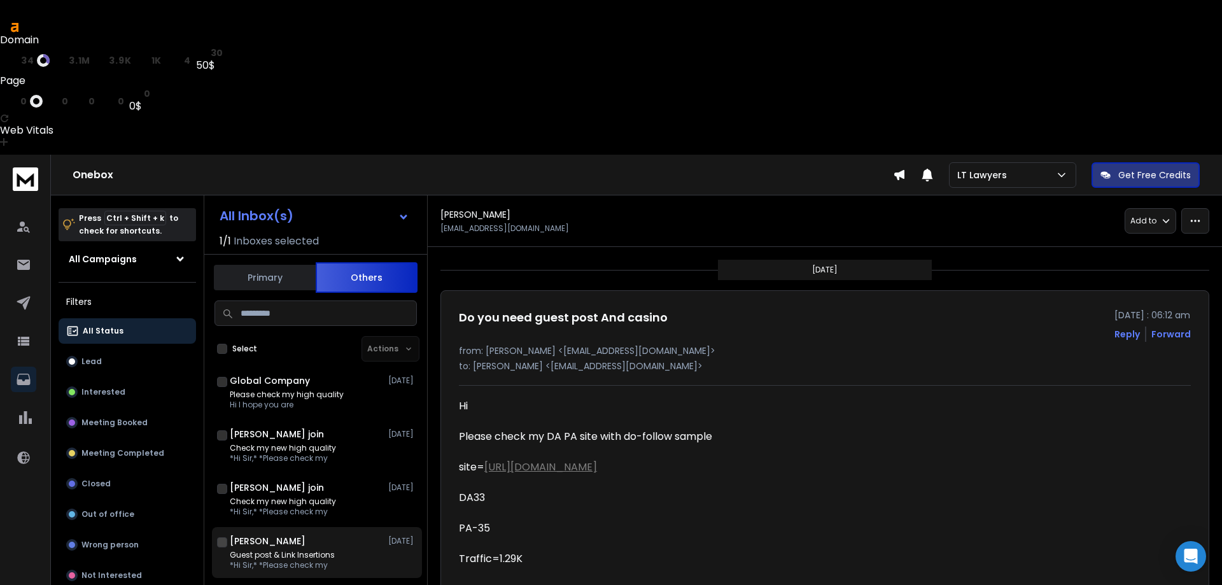
click at [323, 534] on div "Millie Falreya 31 Jul" at bounding box center [323, 540] width 187 height 13
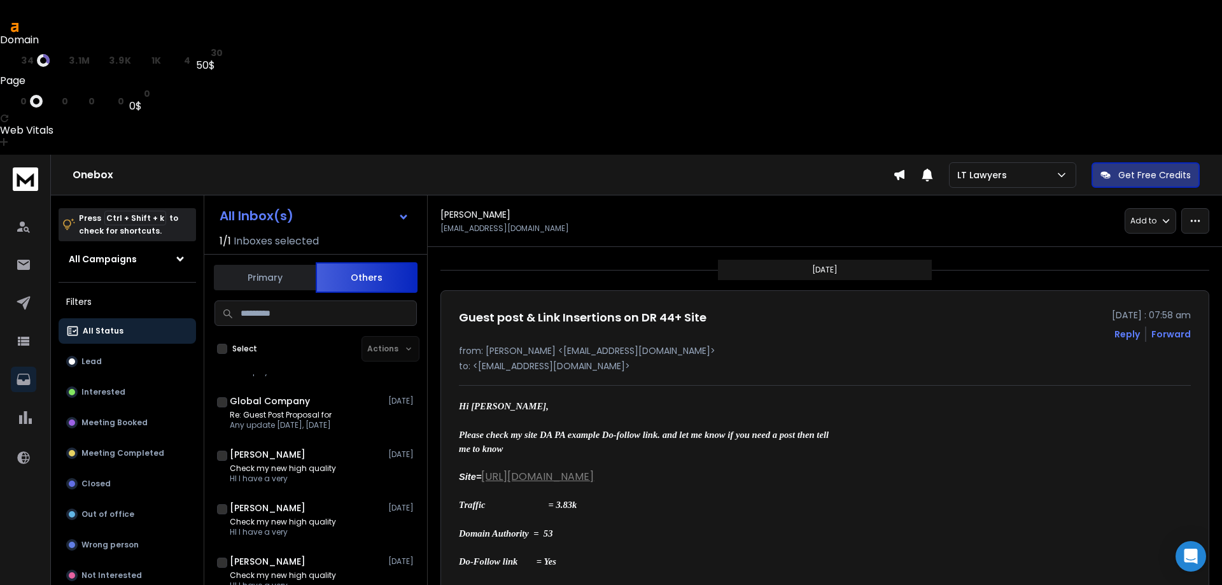
scroll to position [1010, 0]
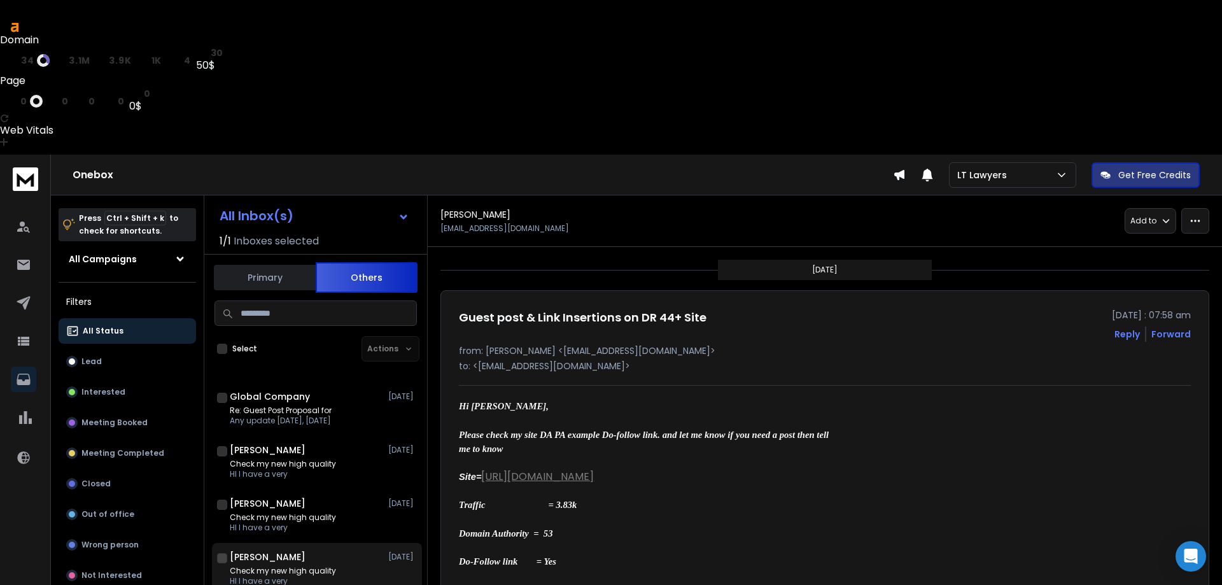
click at [308, 550] on div "Humaira Rajpoot 24 Jul Check my new high quality HI I have a very" at bounding box center [323, 568] width 187 height 36
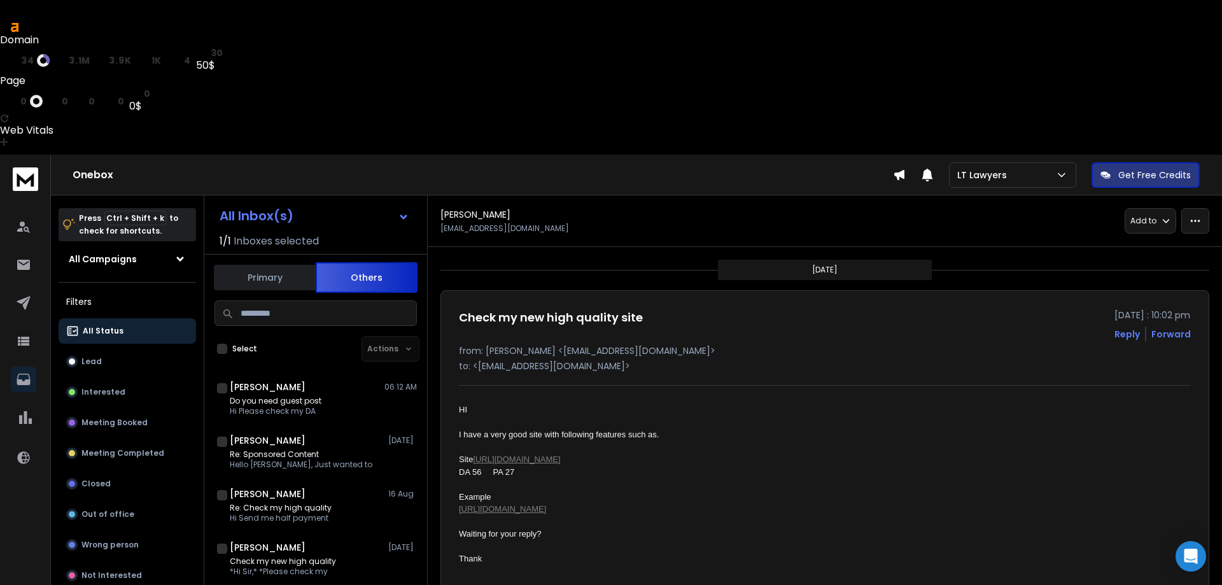
scroll to position [0, 0]
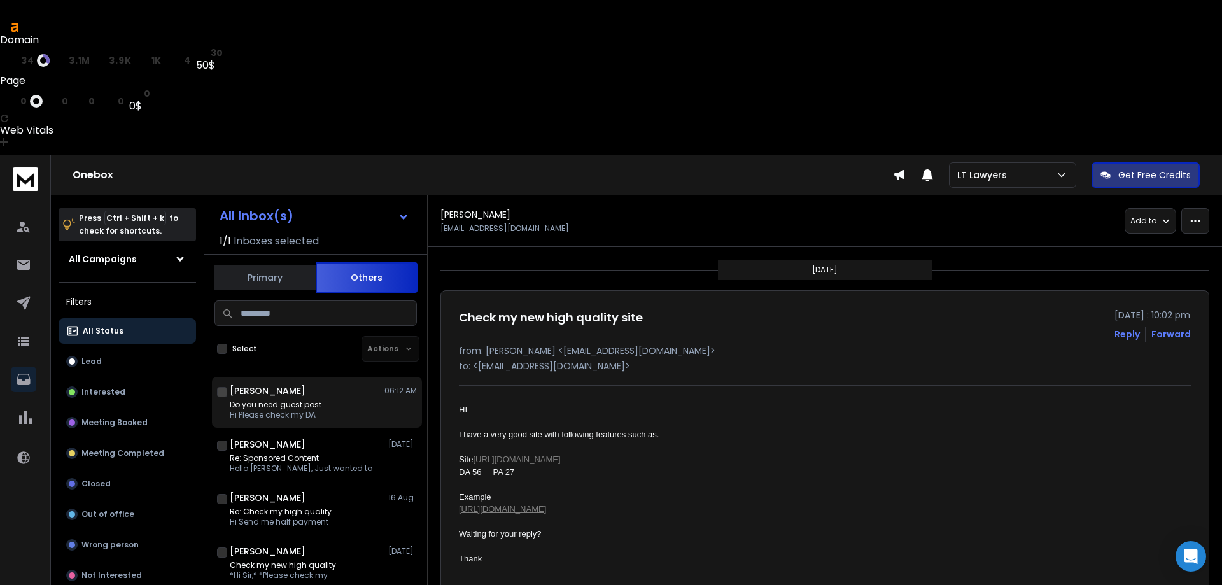
click at [342, 400] on div "Do you need guest post Hi Please check my DA" at bounding box center [323, 410] width 187 height 20
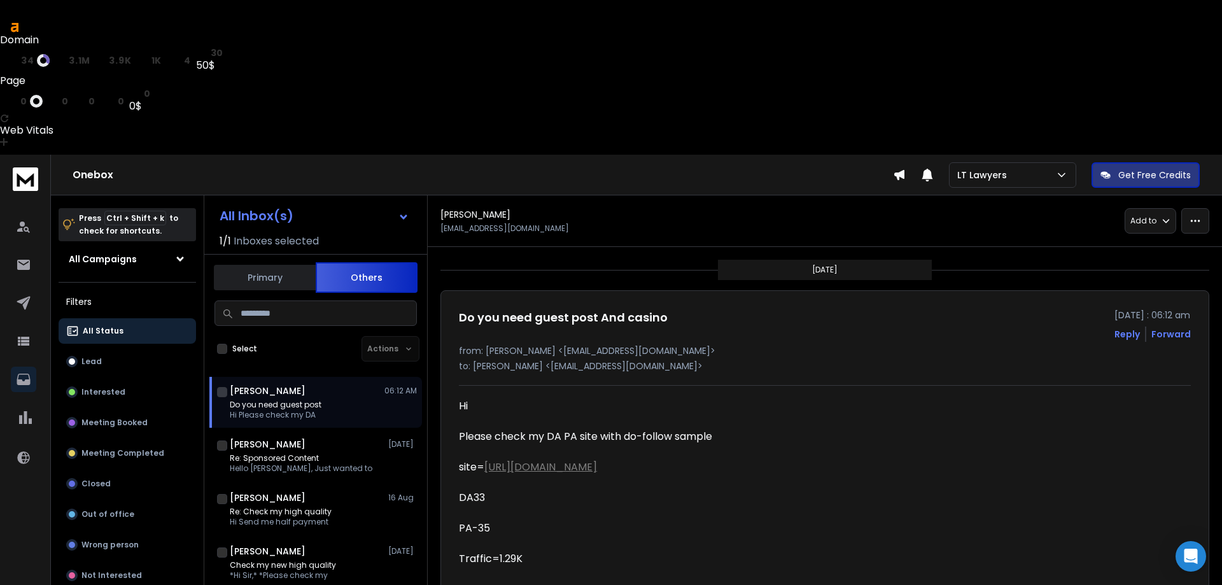
click at [783, 208] on div "Jon Boys JB jonboyslinksale@gmail.com" at bounding box center [630, 220] width 380 height 25
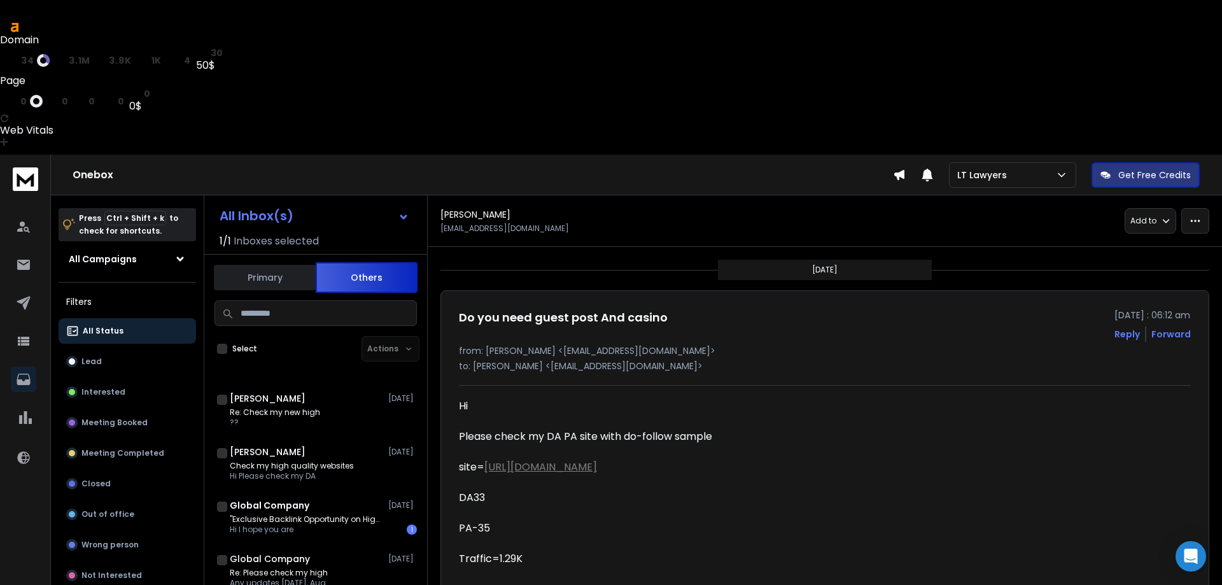
scroll to position [321, 0]
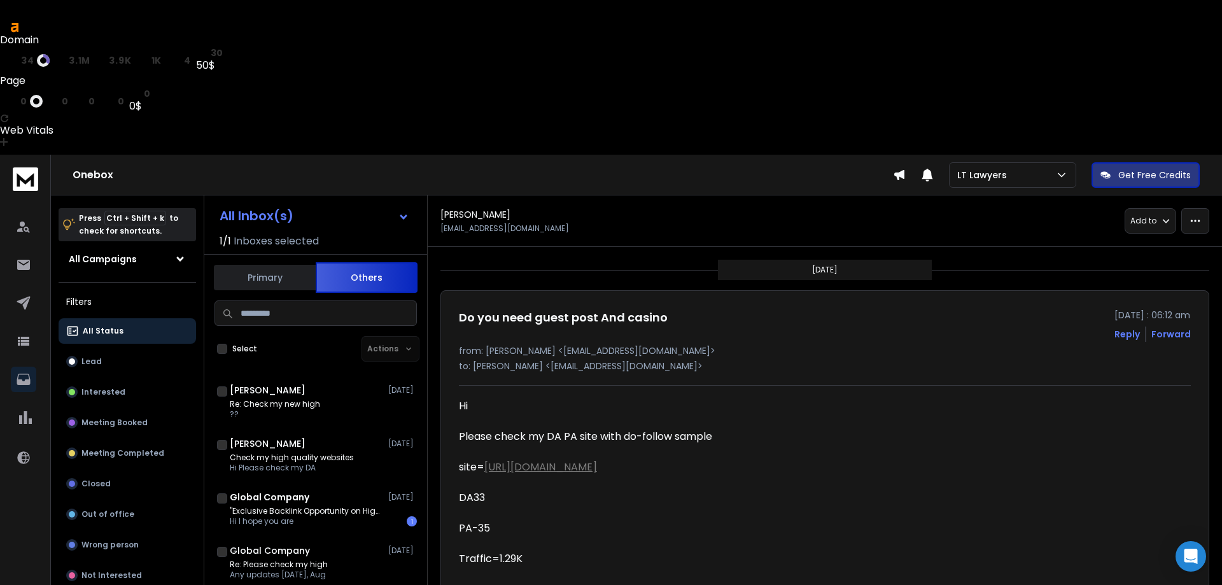
click at [31, 426] on div "H" at bounding box center [25, 447] width 51 height 585
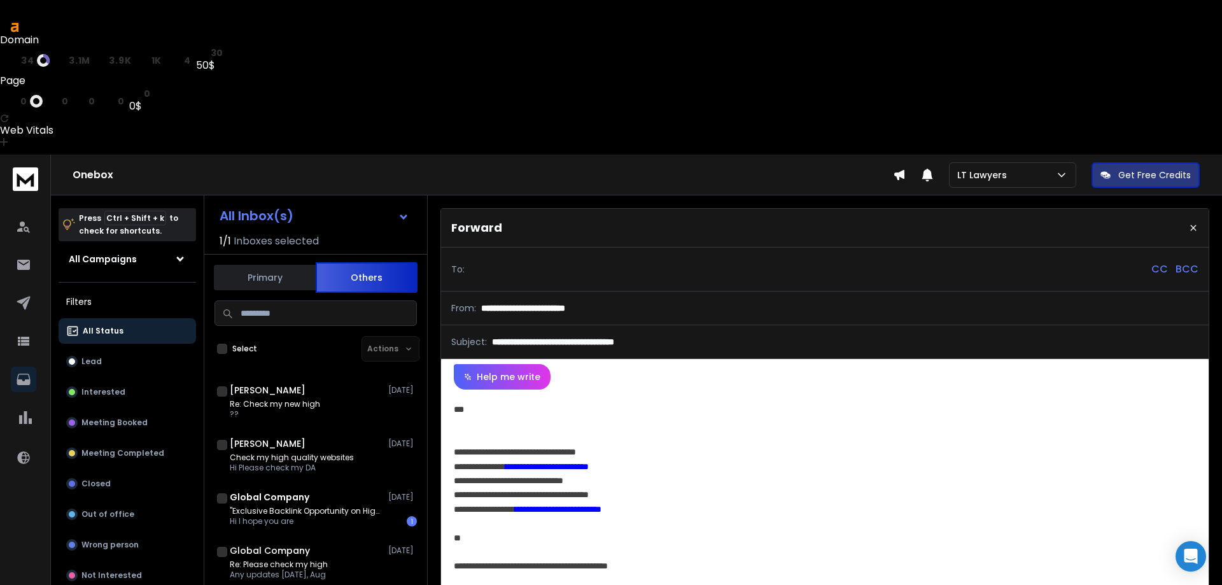
click at [1191, 225] on icon at bounding box center [1193, 228] width 6 height 6
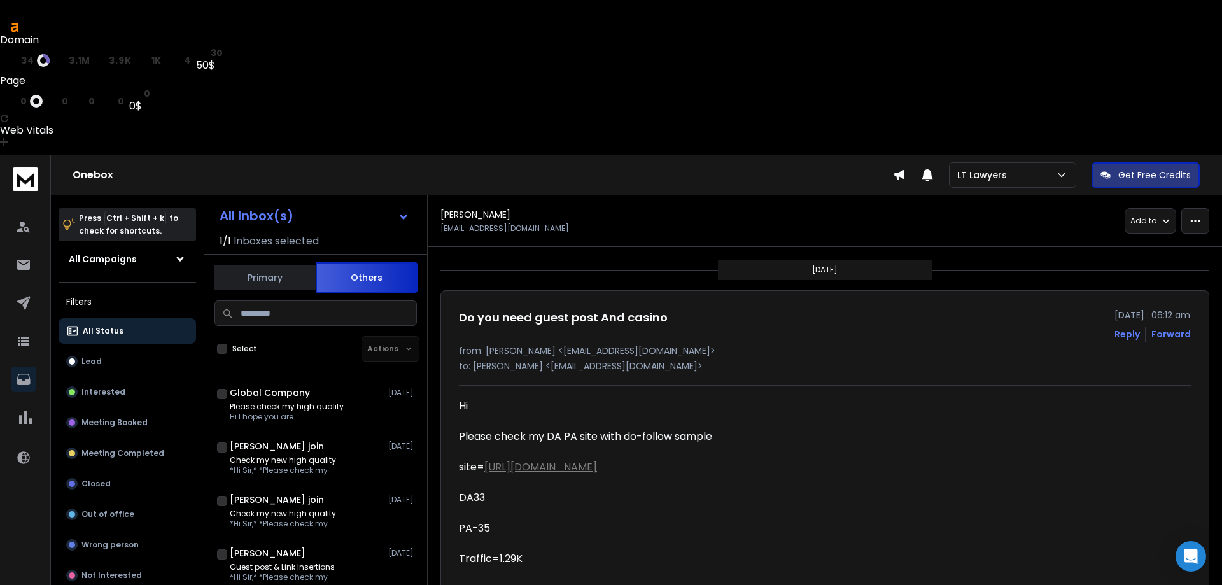
scroll to position [598, 0]
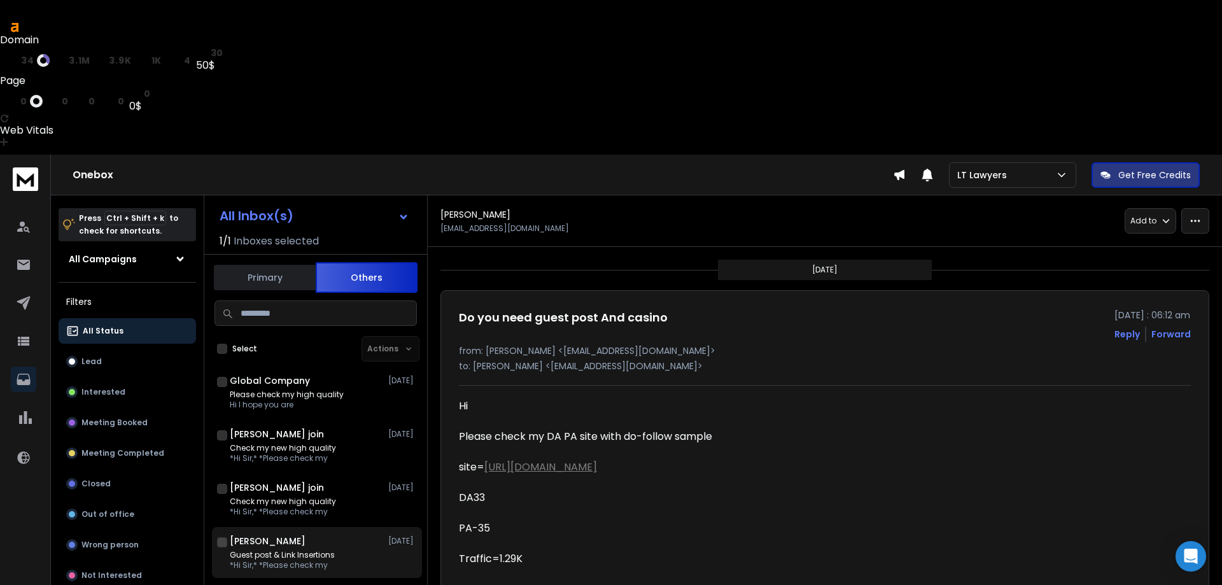
click at [323, 534] on div "Millie Falreya 31 Jul" at bounding box center [323, 540] width 187 height 13
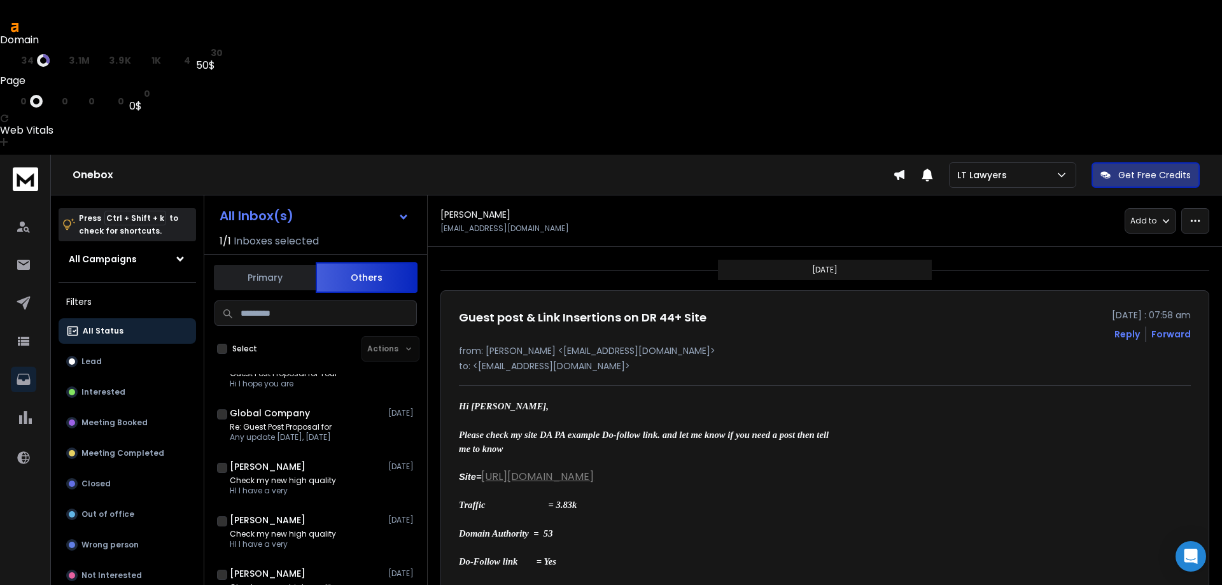
scroll to position [1009, 0]
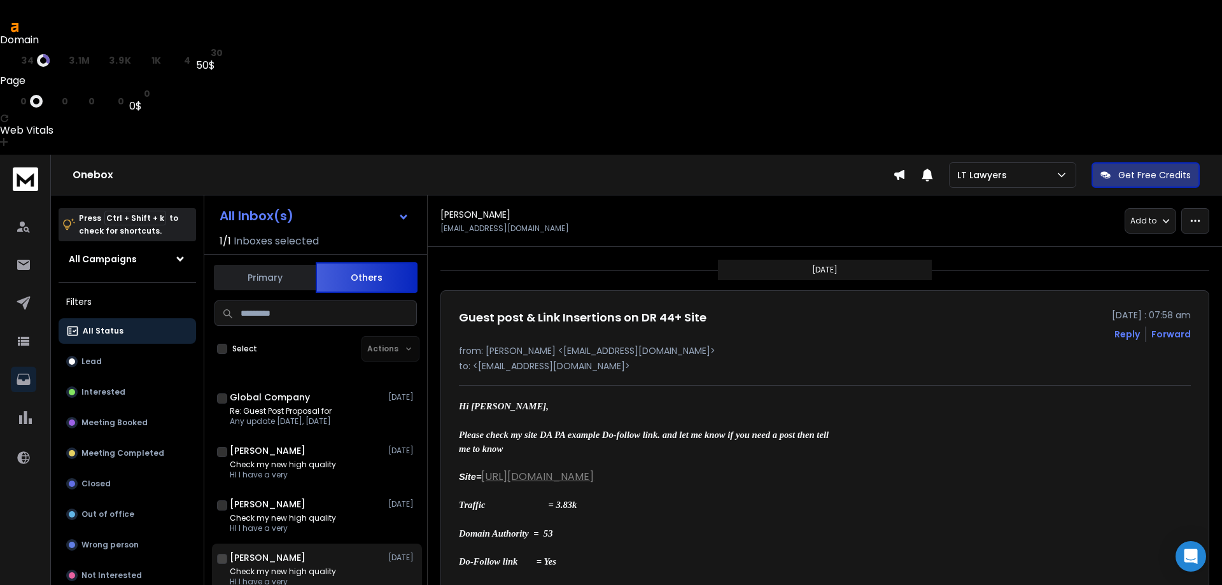
click at [308, 551] on div "Humaira Rajpoot 24 Jul Check my new high quality HI I have a very" at bounding box center [323, 569] width 187 height 36
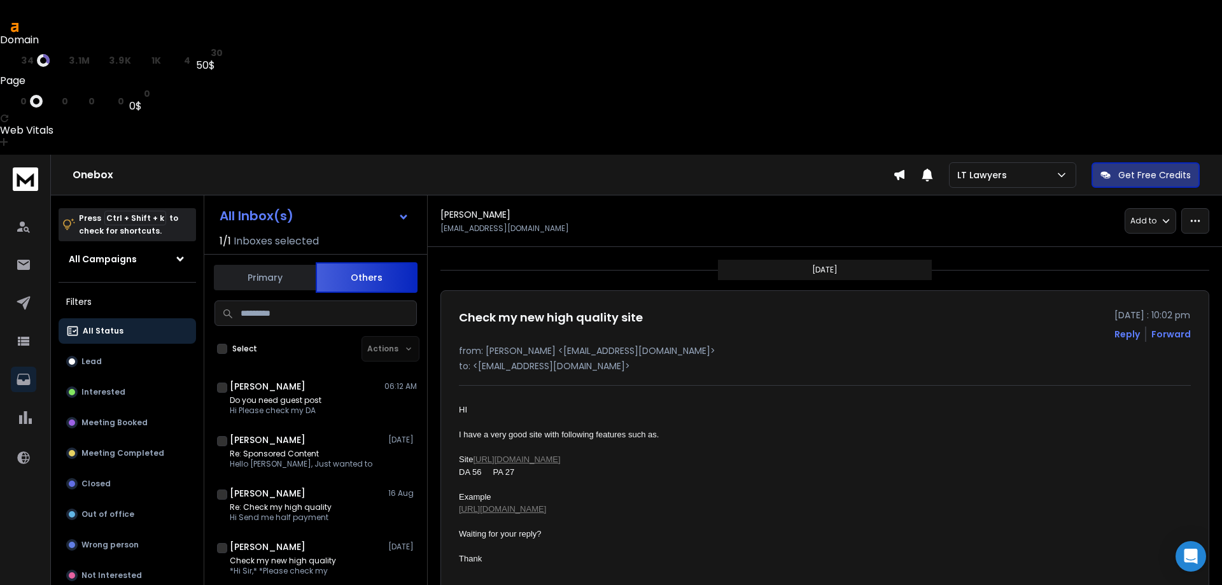
scroll to position [0, 0]
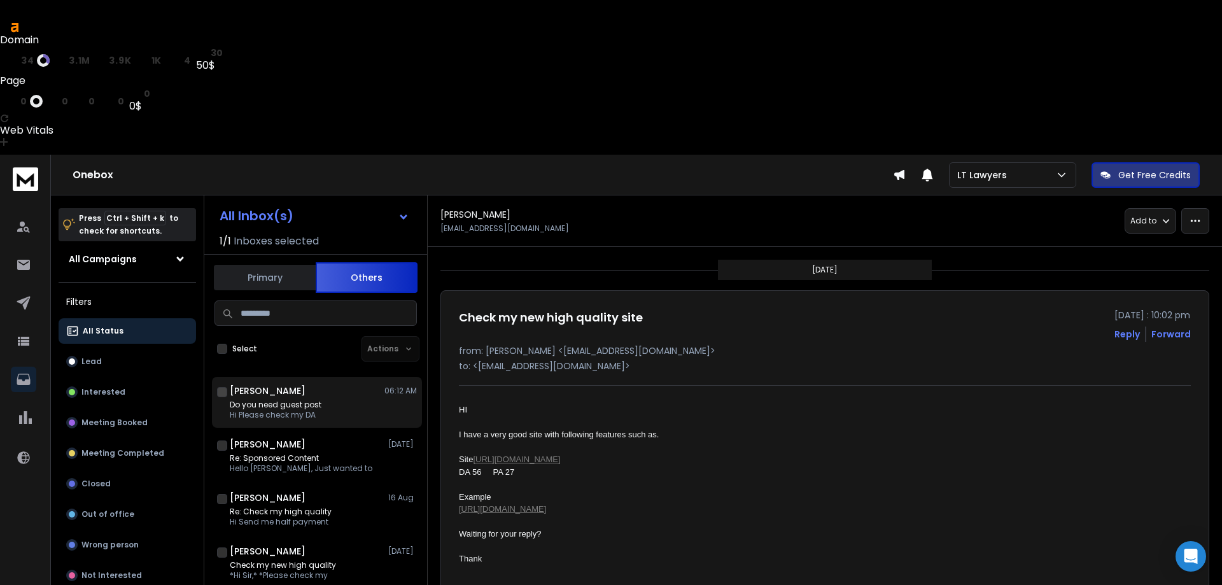
click at [342, 400] on div "Do you need guest post Hi Please check my DA" at bounding box center [323, 410] width 187 height 20
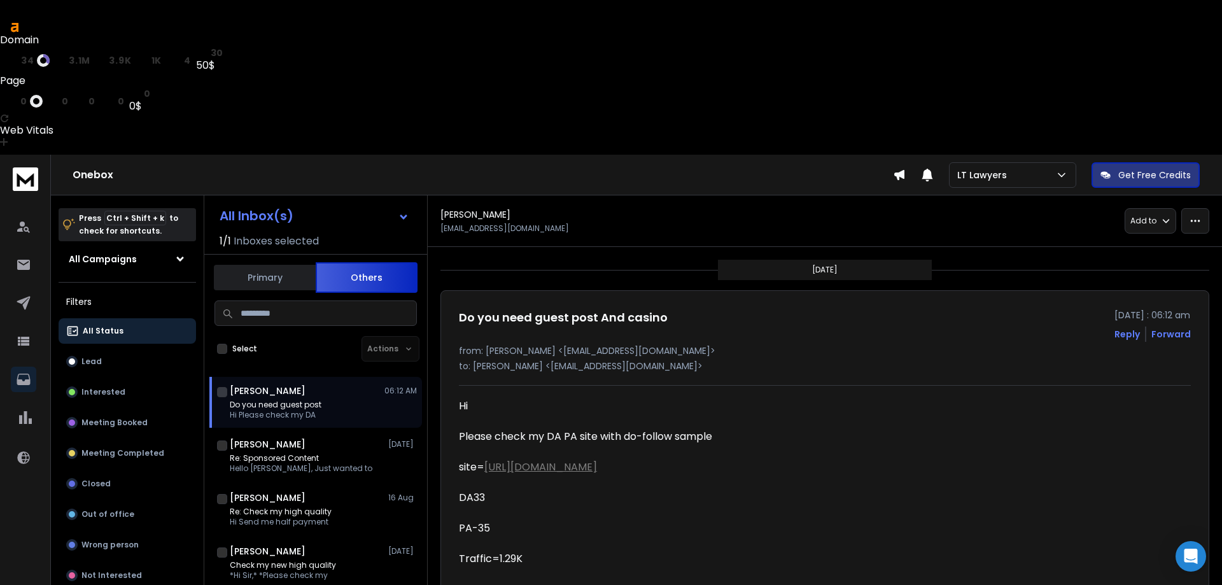
click at [783, 208] on div "Jon Boys JB jonboyslinksale@gmail.com" at bounding box center [630, 220] width 380 height 25
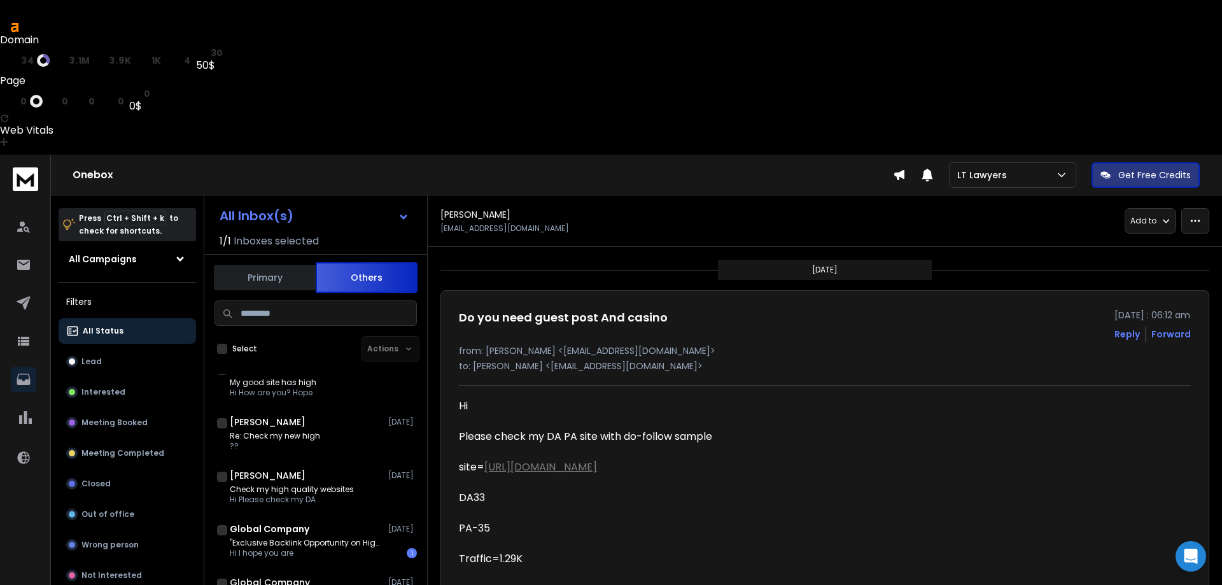
scroll to position [321, 0]
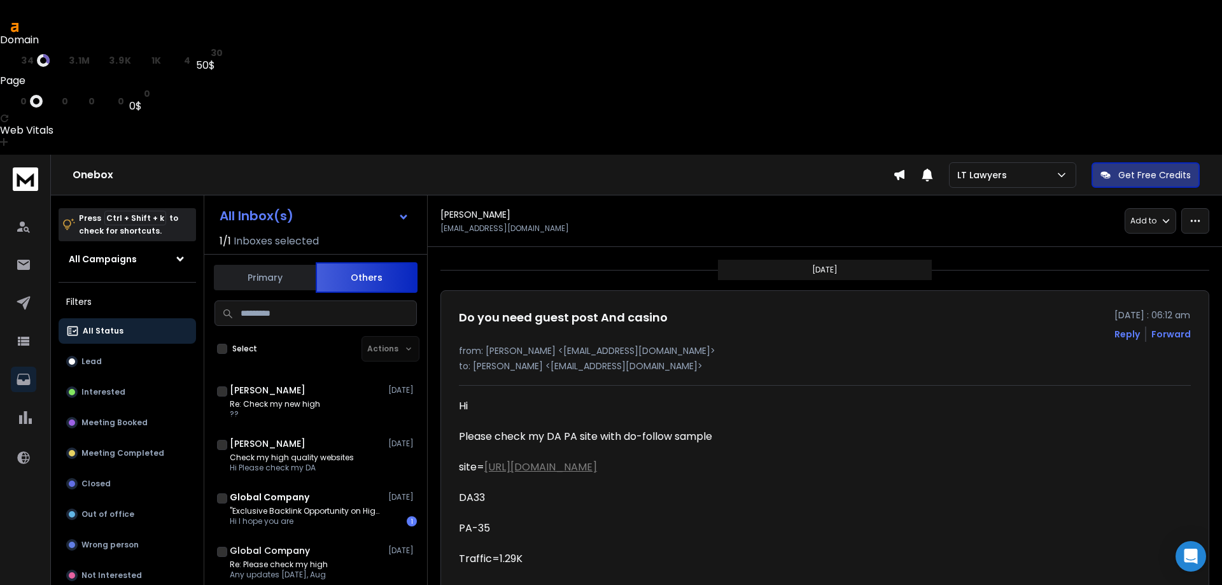
click at [31, 426] on div "H" at bounding box center [25, 447] width 51 height 585
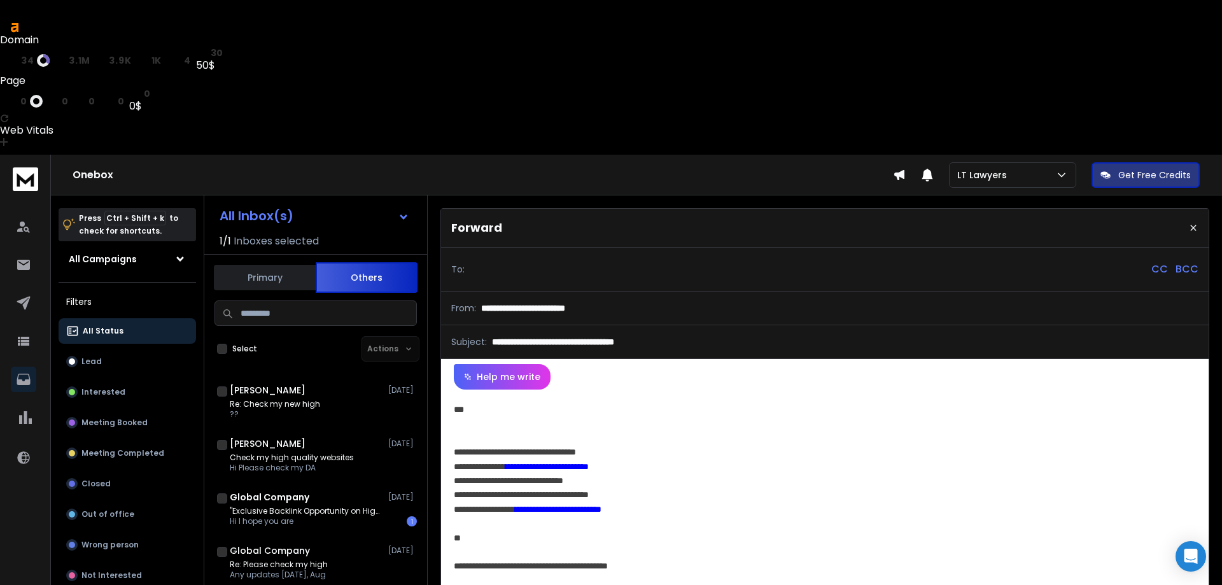
click at [1191, 225] on icon at bounding box center [1193, 228] width 6 height 6
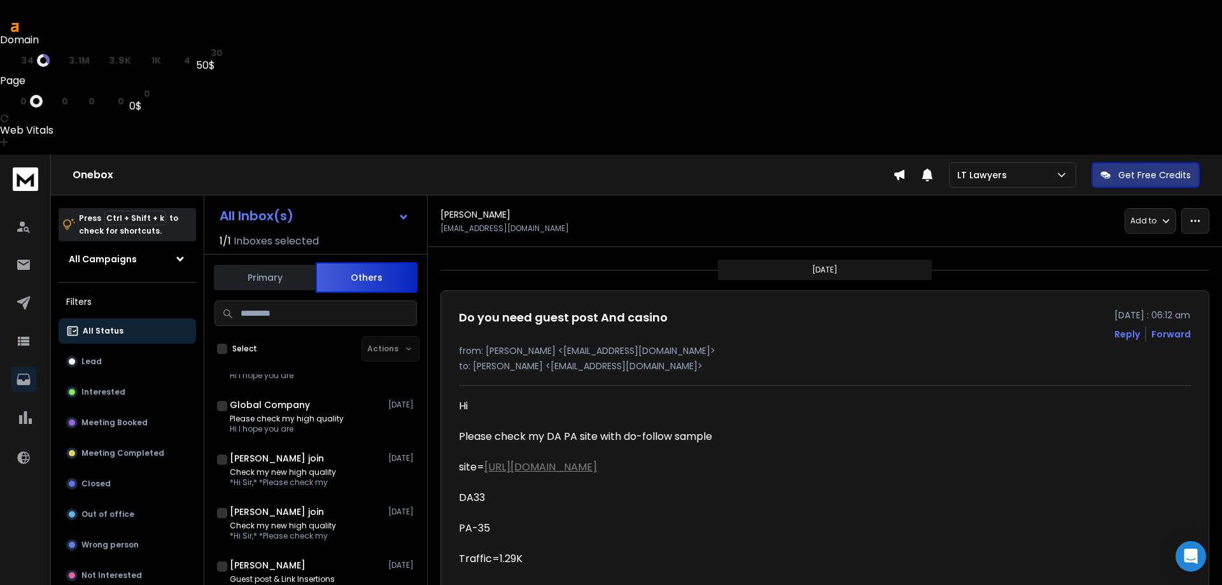
scroll to position [599, 0]
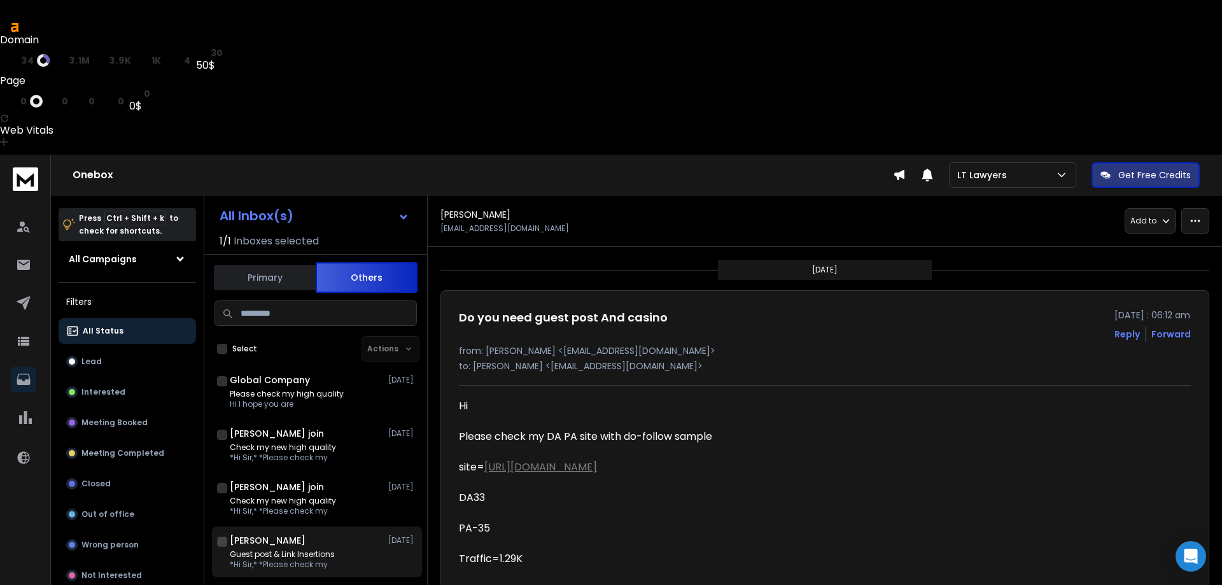
click at [323, 534] on div "Millie Falreya 31 Jul" at bounding box center [323, 540] width 187 height 13
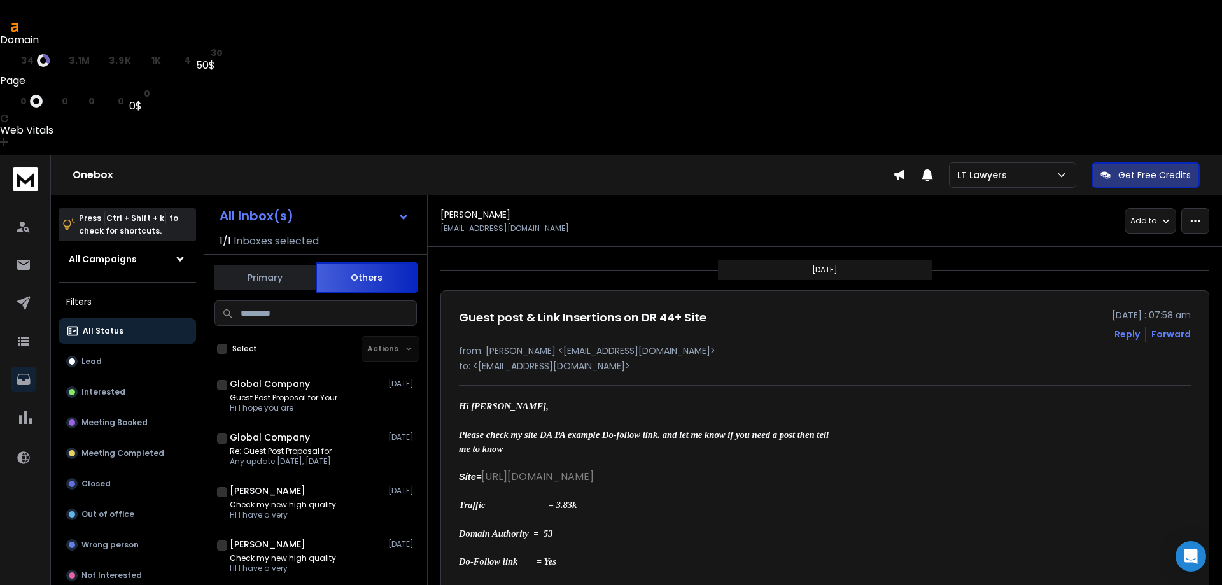
scroll to position [1014, 0]
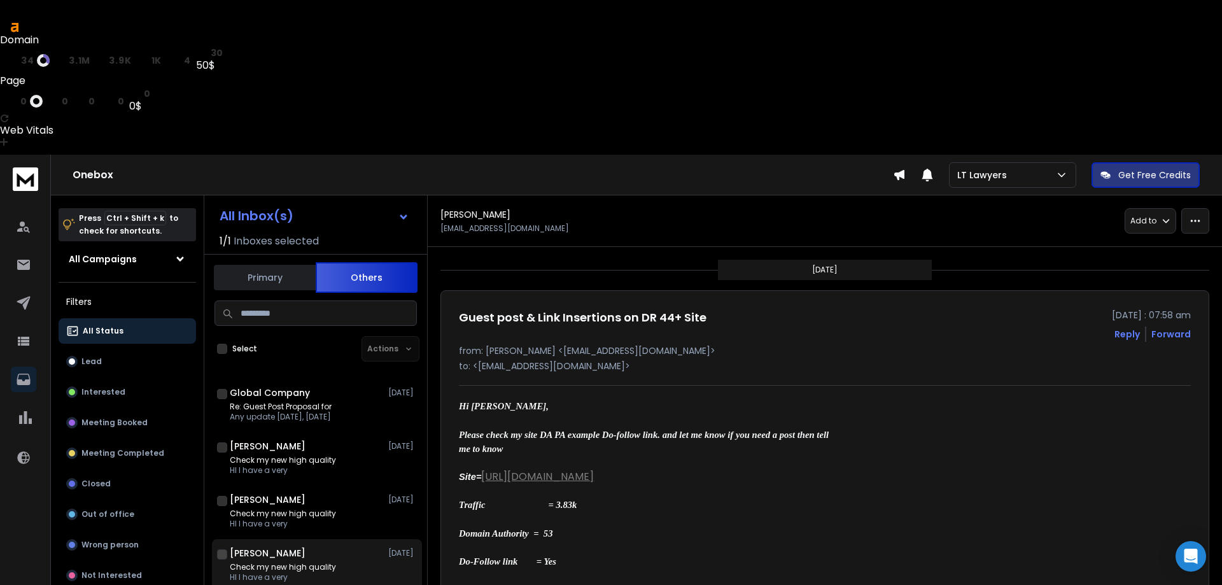
click at [308, 562] on p "Check my new high quality" at bounding box center [283, 567] width 106 height 10
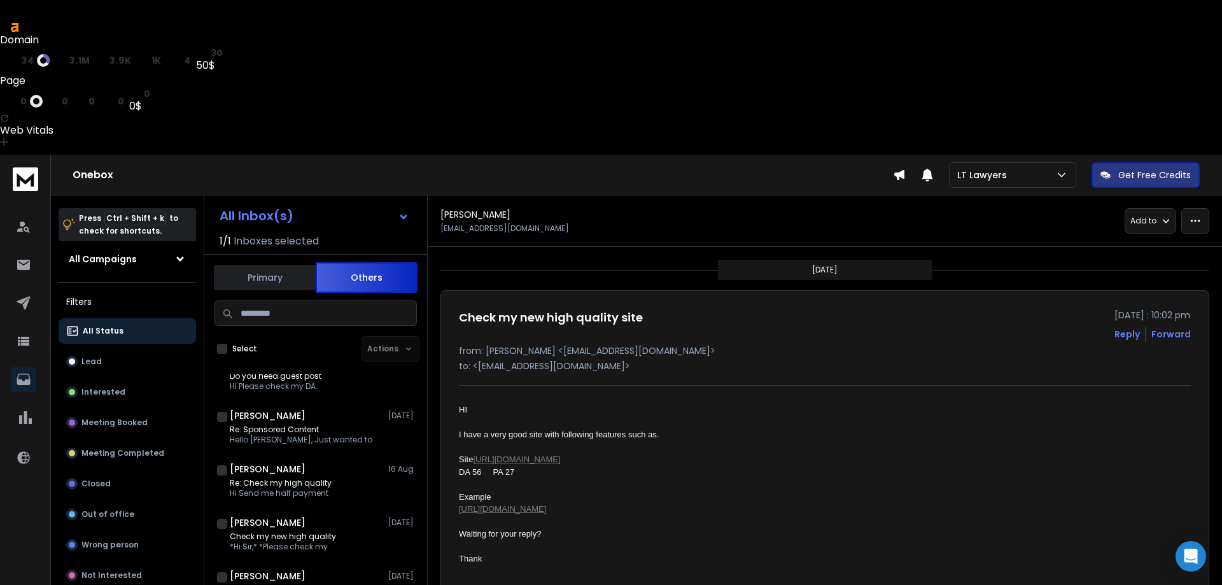
scroll to position [0, 0]
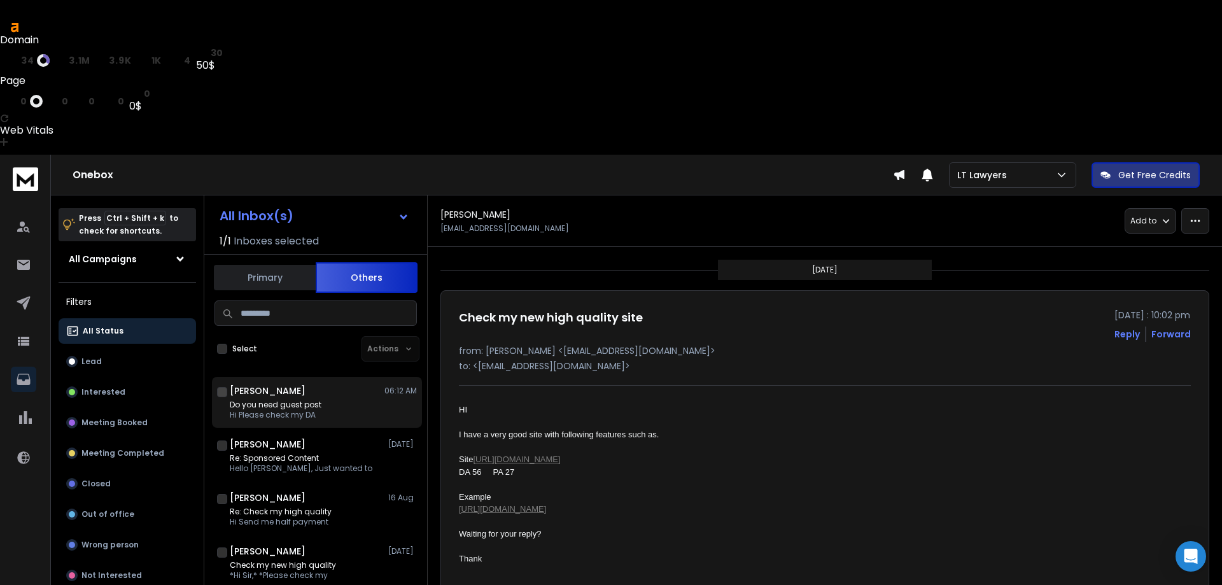
click at [342, 400] on div "Do you need guest post Hi Please check my DA" at bounding box center [323, 410] width 187 height 20
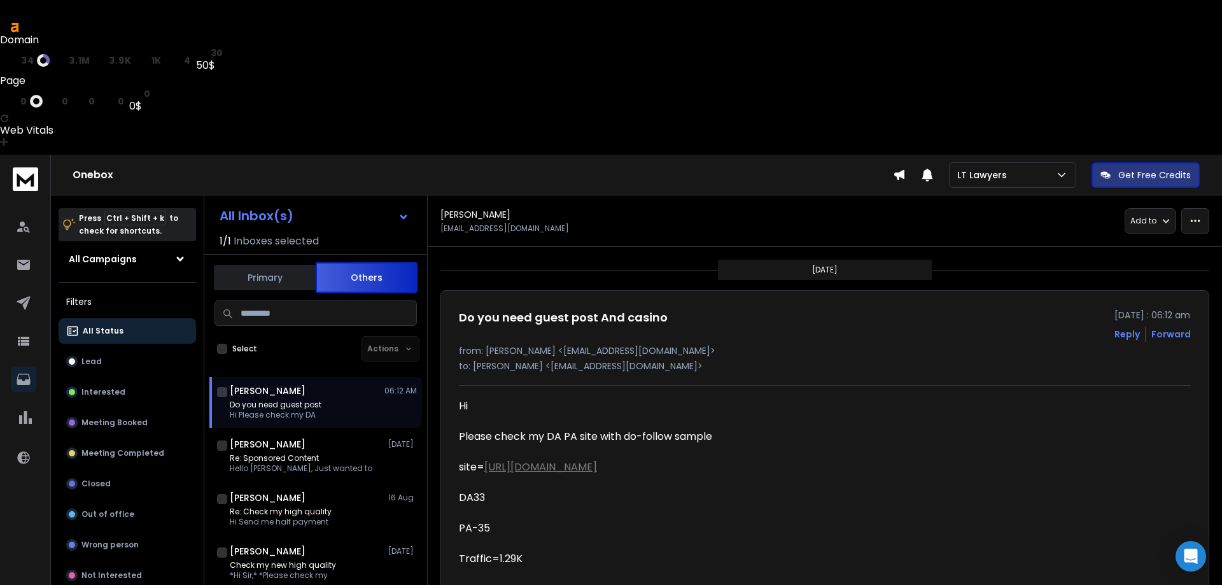
click at [783, 208] on div "Jon Boys JB jonboyslinksale@gmail.com" at bounding box center [630, 220] width 380 height 25
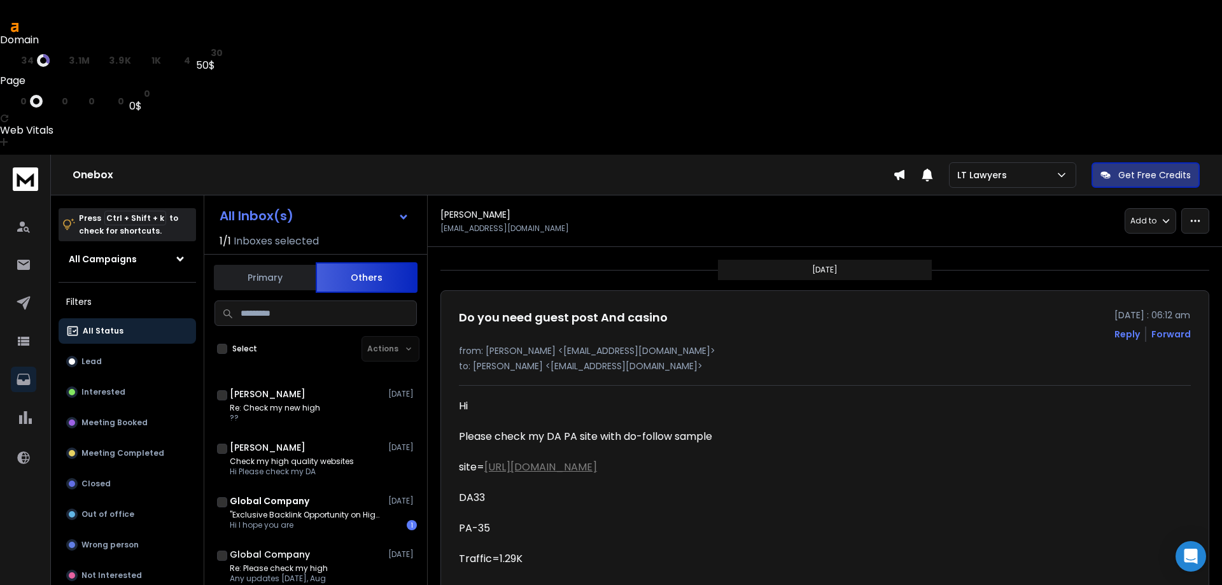
scroll to position [322, 0]
click at [31, 426] on div "H" at bounding box center [25, 447] width 51 height 585
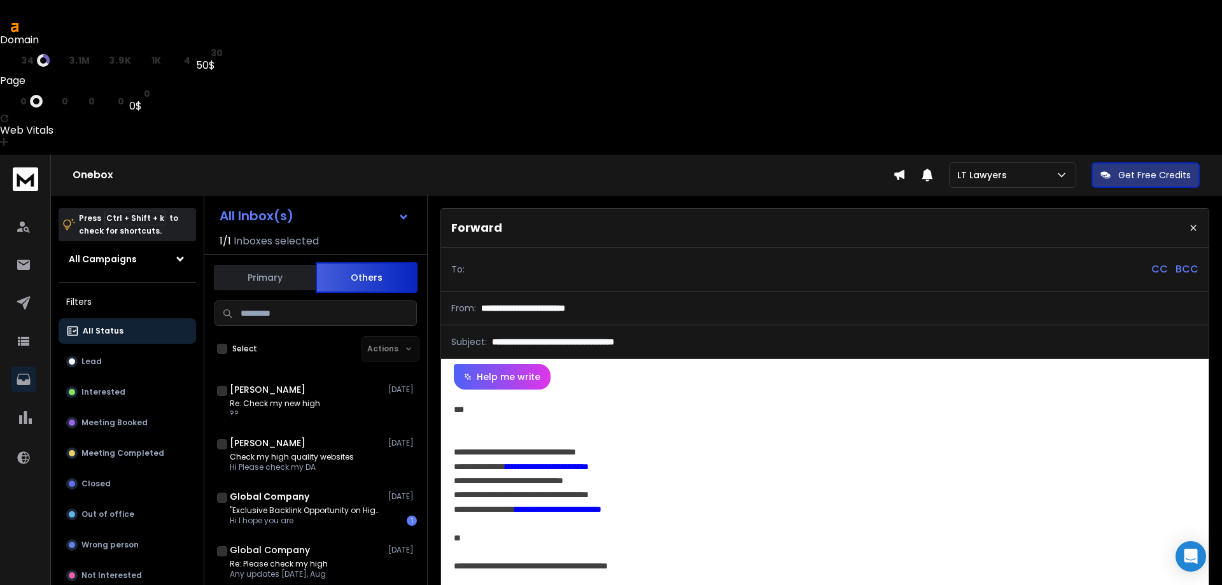
click at [1191, 225] on icon at bounding box center [1193, 228] width 6 height 6
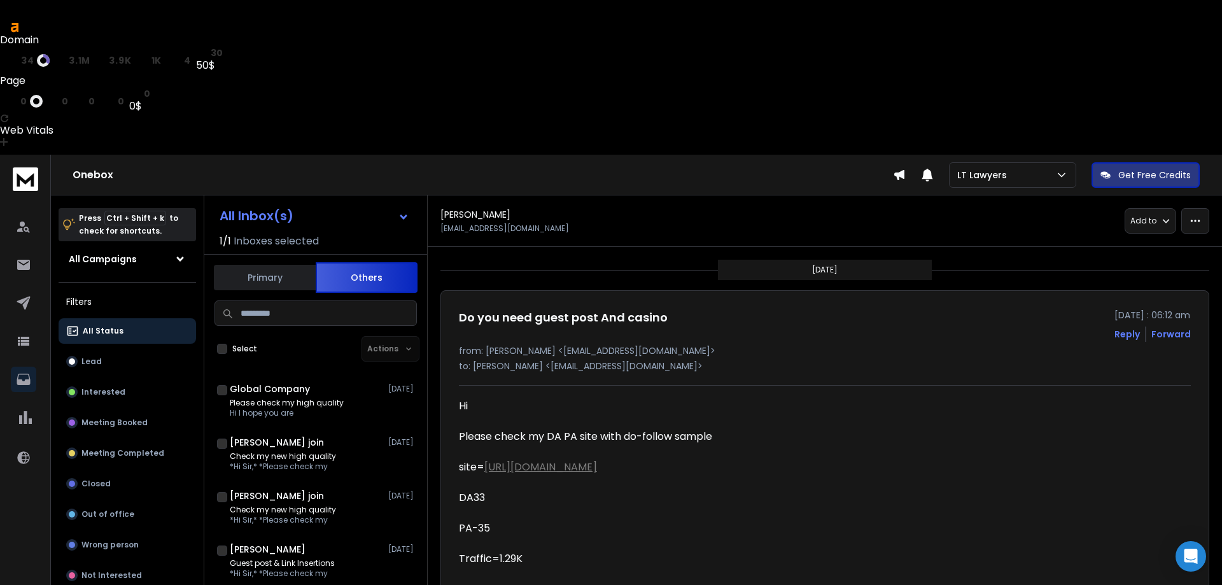
scroll to position [603, 0]
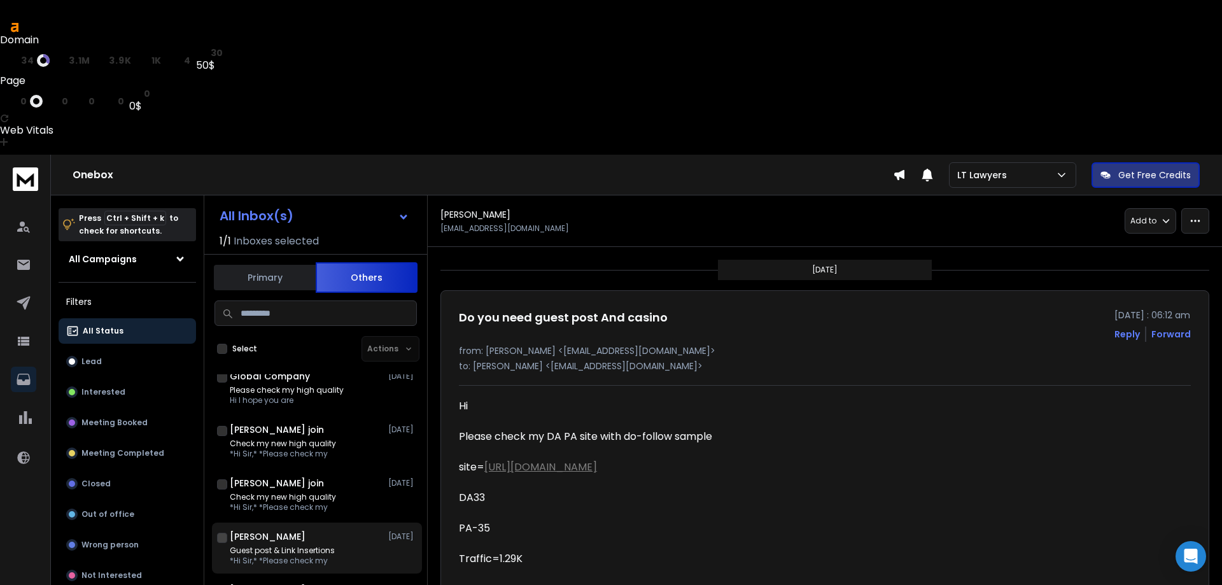
click at [323, 530] on div "Millie Falreya 31 Jul" at bounding box center [323, 536] width 187 height 13
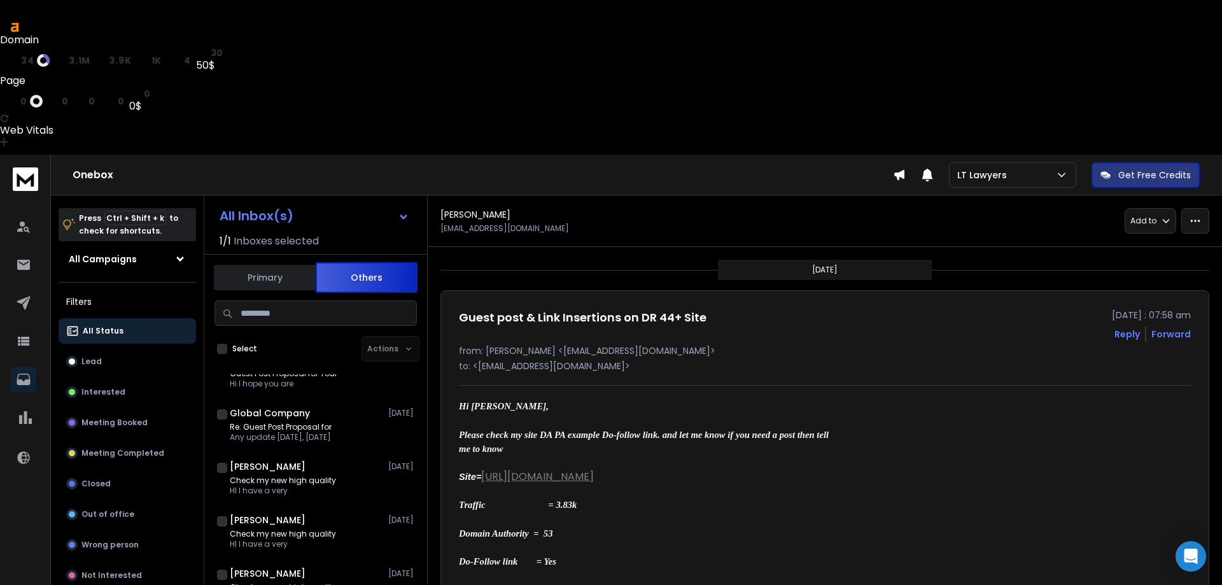
scroll to position [1018, 0]
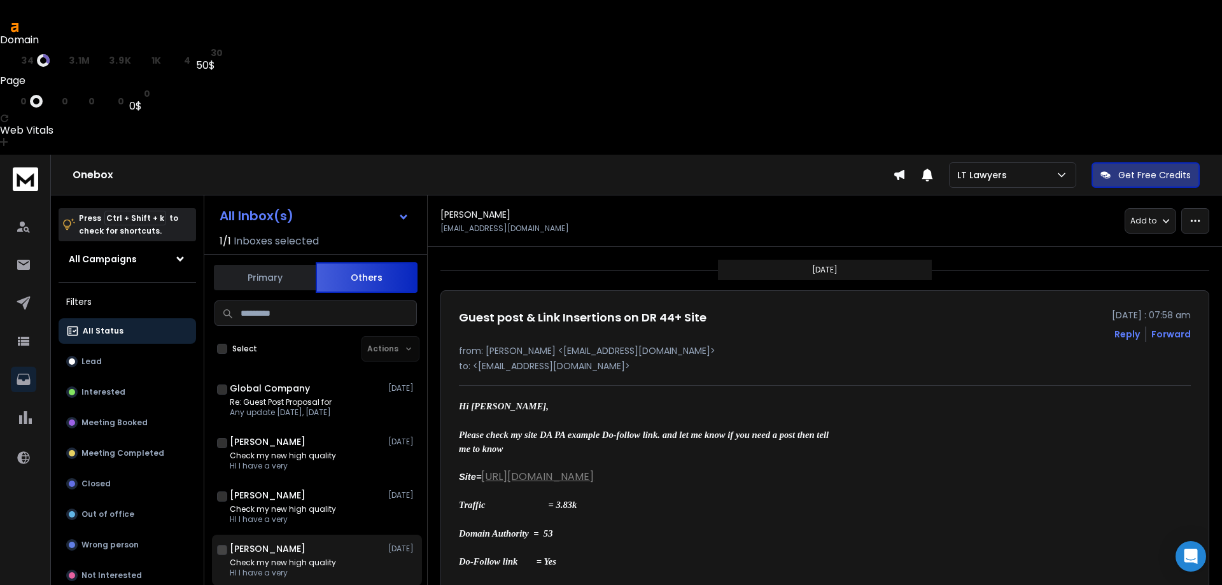
click at [308, 557] on p "Check my new high quality" at bounding box center [283, 562] width 106 height 10
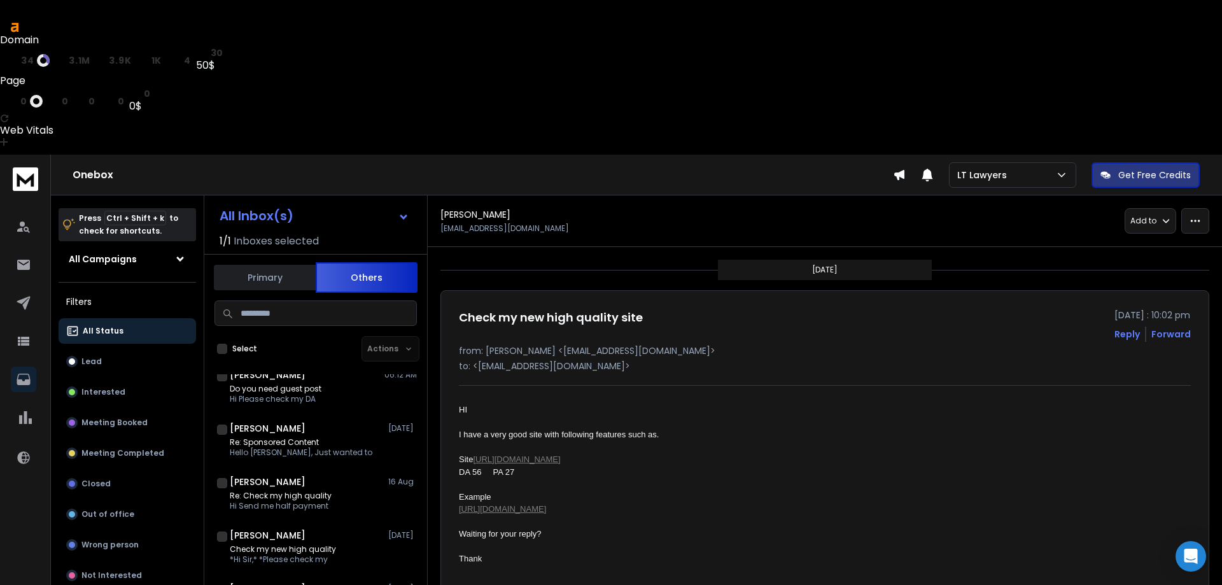
scroll to position [0, 0]
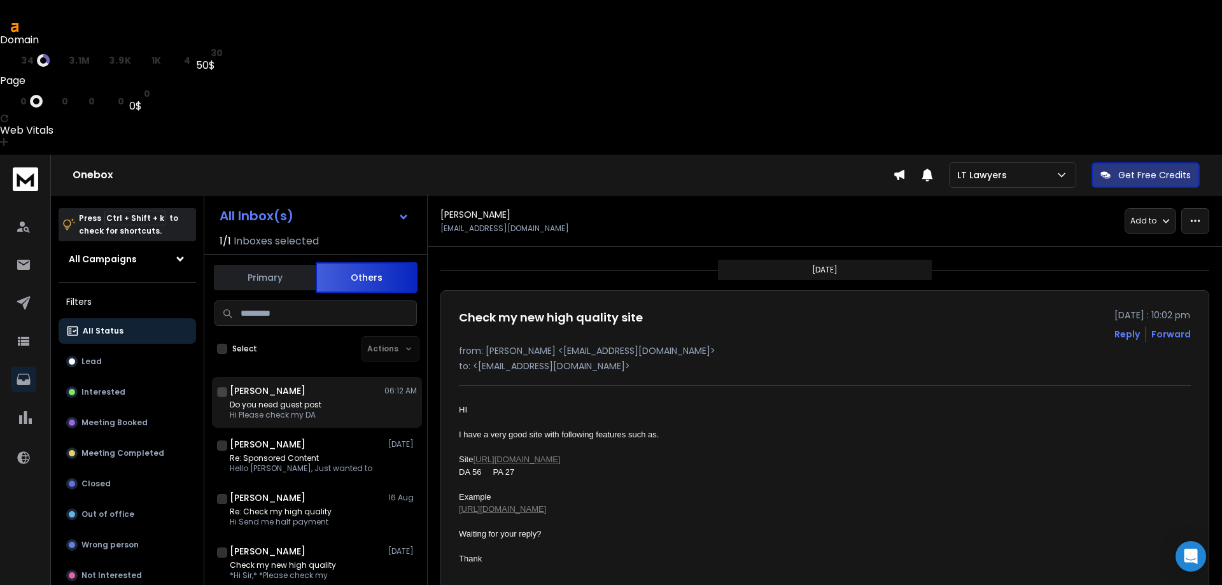
click at [342, 400] on div "Do you need guest post Hi Please check my DA" at bounding box center [323, 410] width 187 height 20
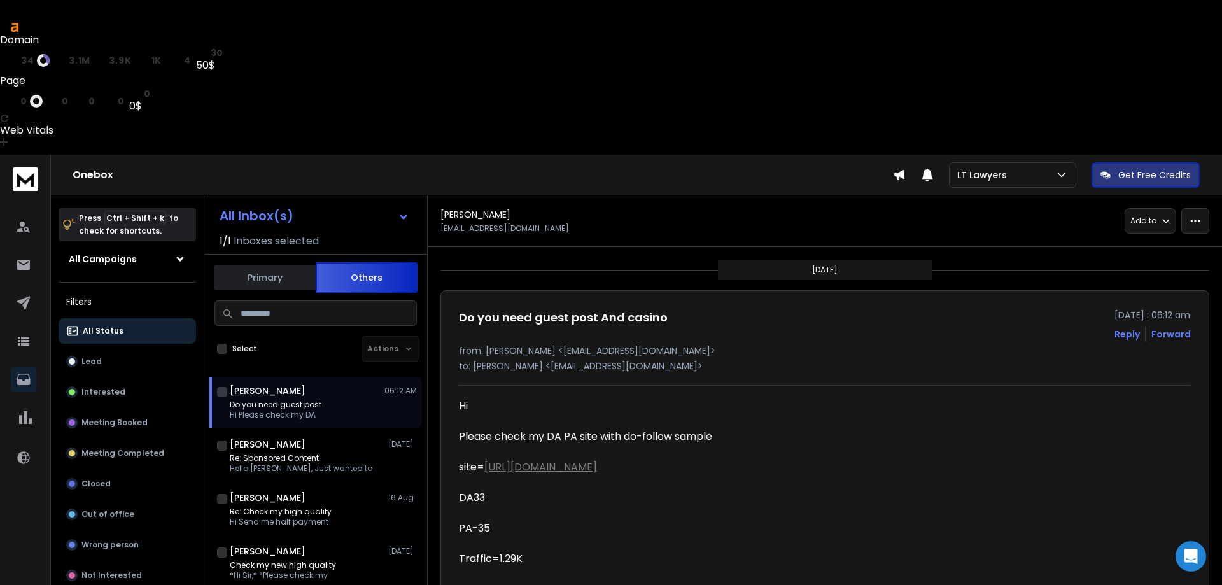
click at [783, 208] on div "Jon Boys JB jonboyslinksale@gmail.com" at bounding box center [630, 220] width 380 height 25
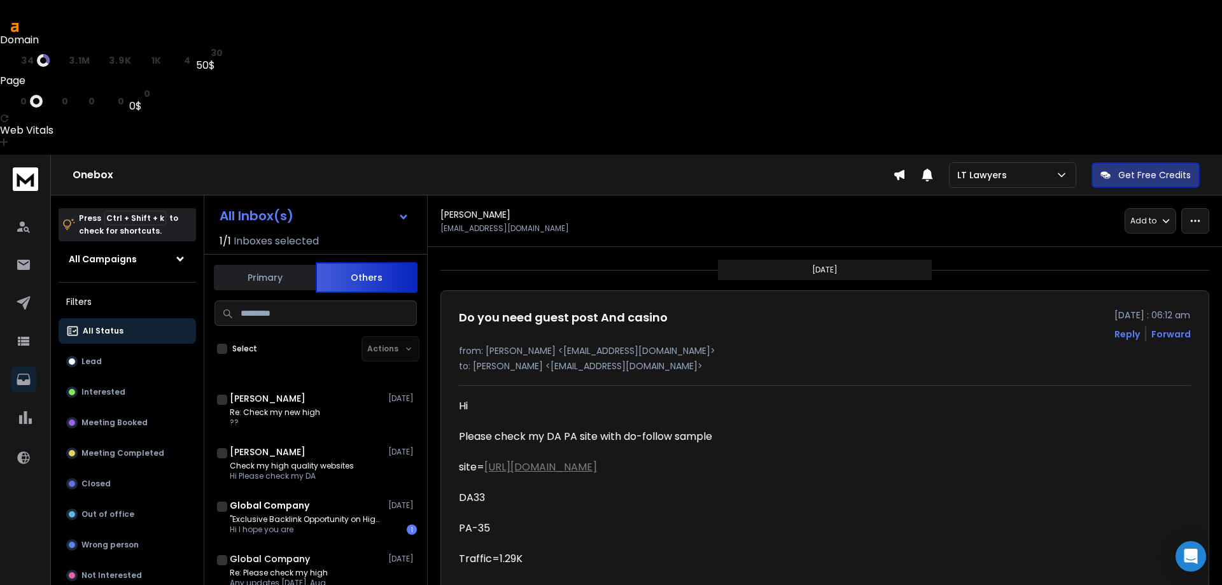
scroll to position [321, 0]
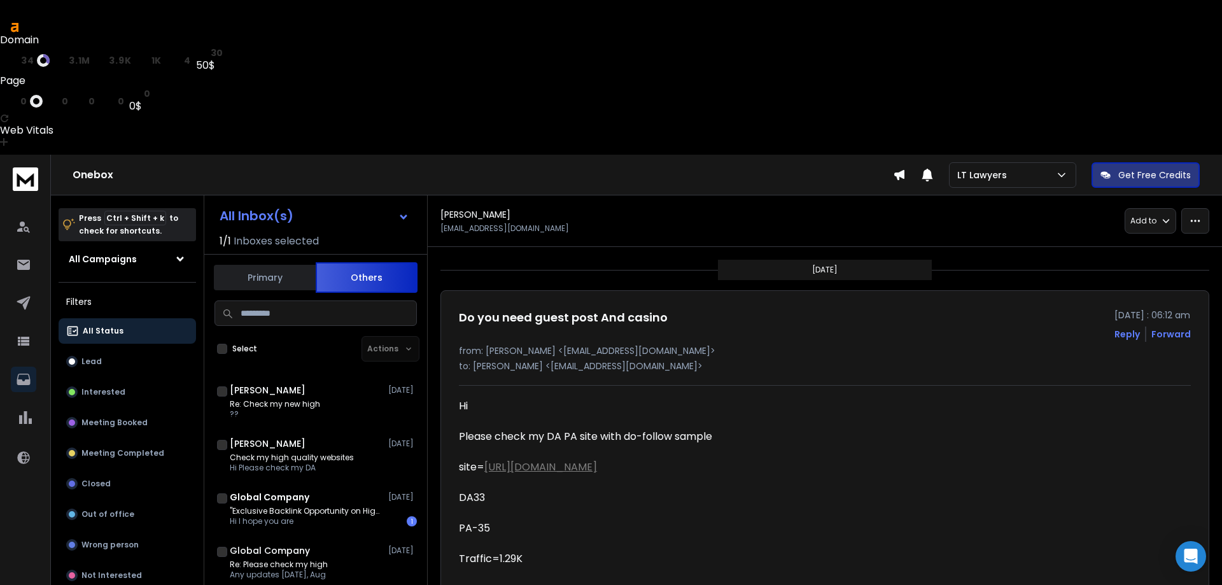
click at [31, 426] on div "H" at bounding box center [25, 447] width 51 height 585
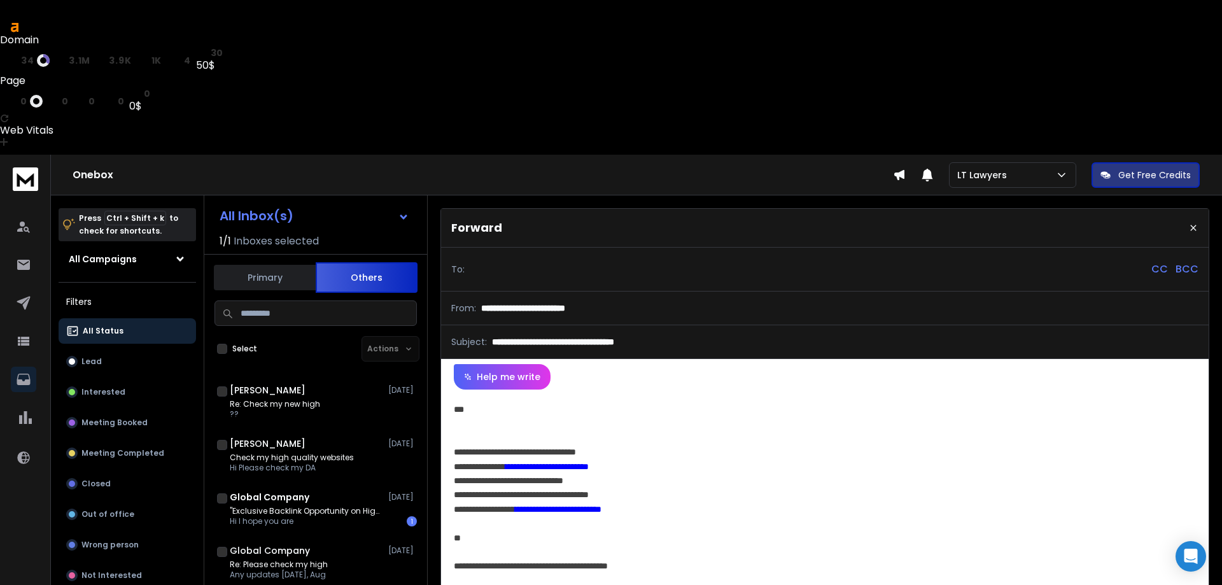
click at [1191, 225] on icon at bounding box center [1193, 228] width 6 height 6
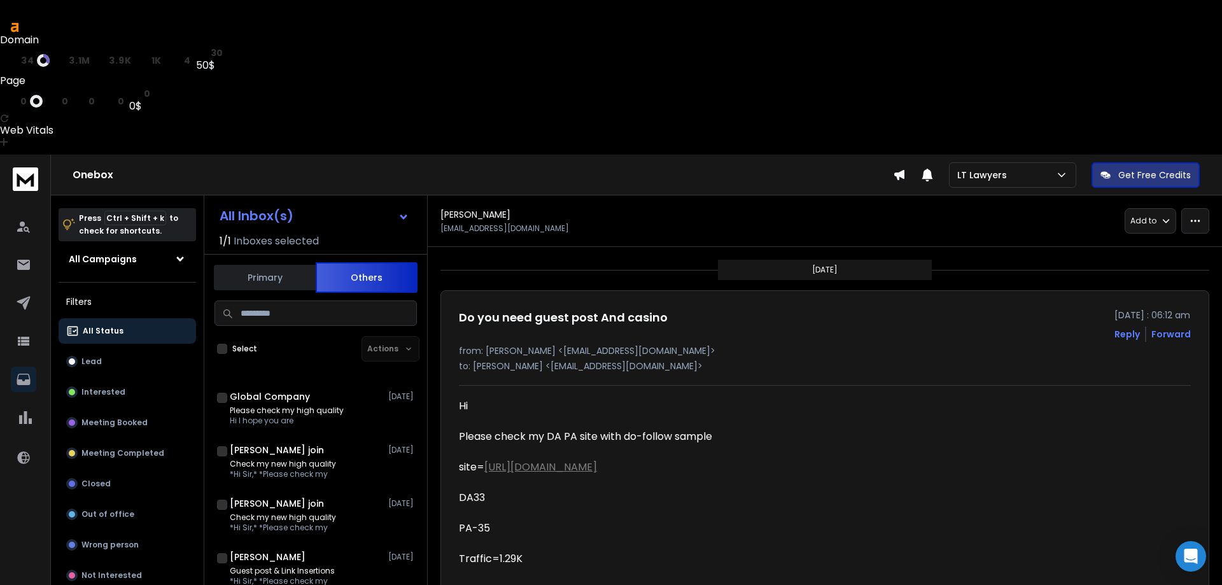
scroll to position [599, 0]
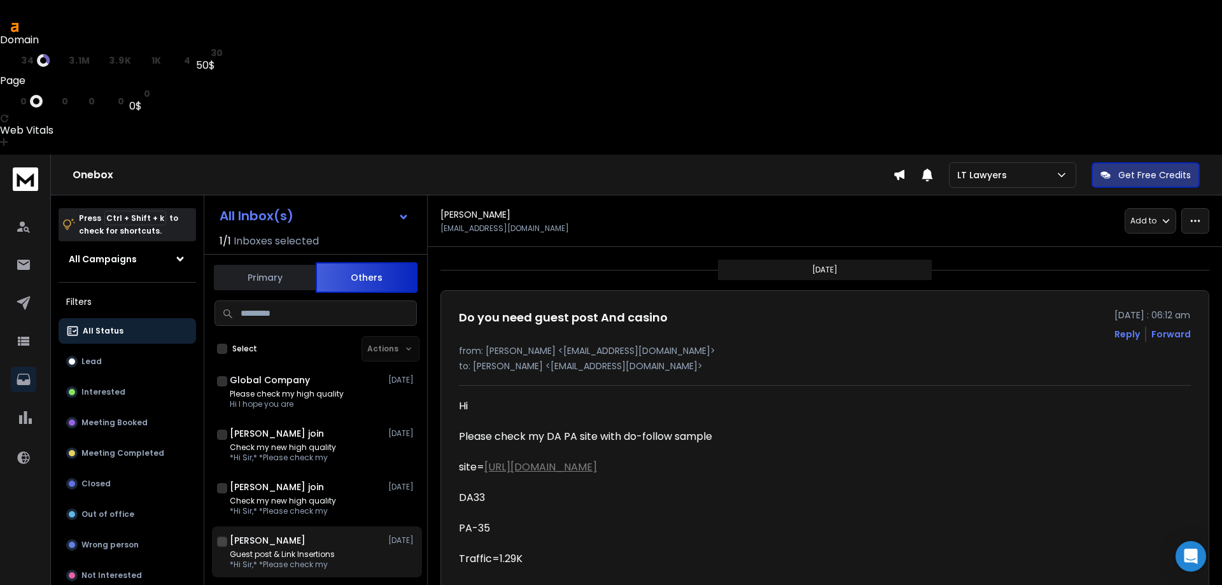
click at [323, 534] on div "Millie Falreya 31 Jul" at bounding box center [323, 540] width 187 height 13
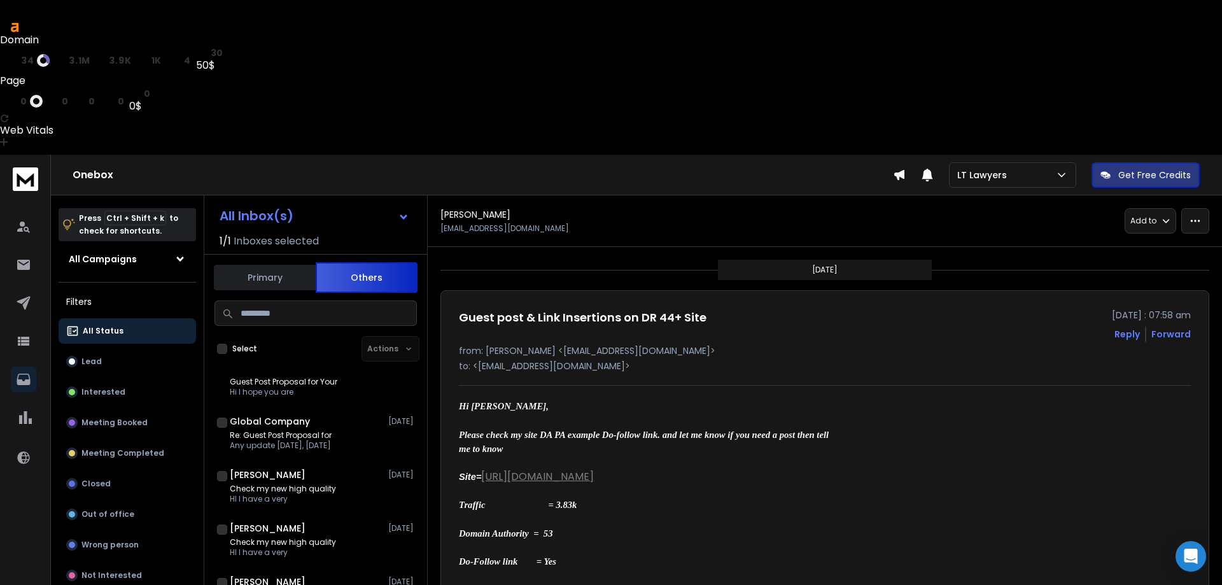
scroll to position [1014, 0]
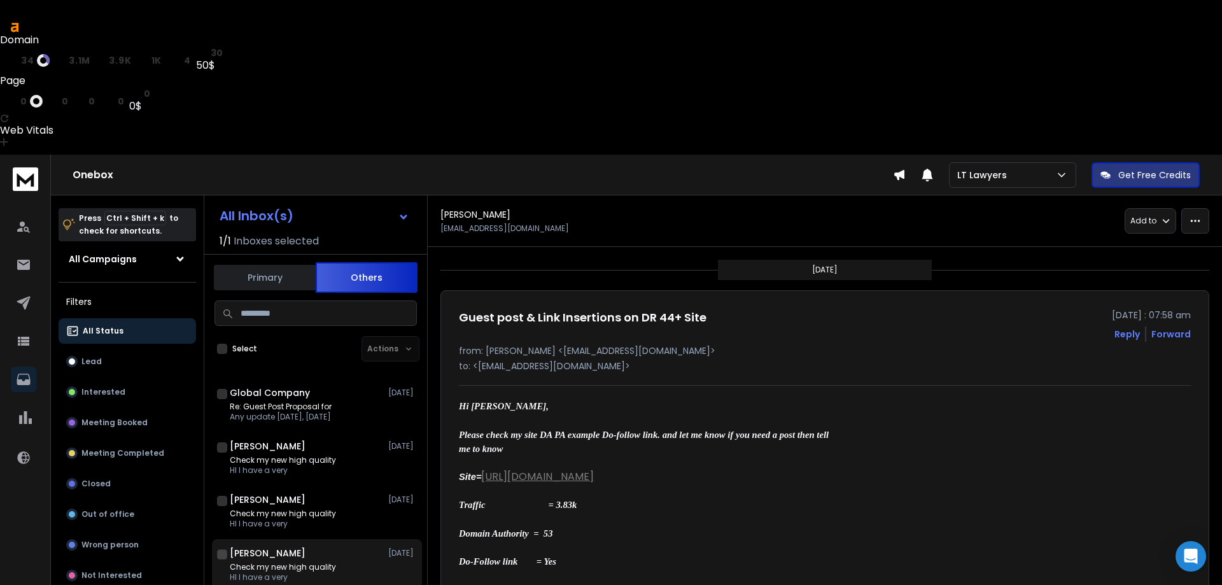
click at [308, 562] on p "Check my new high quality" at bounding box center [283, 567] width 106 height 10
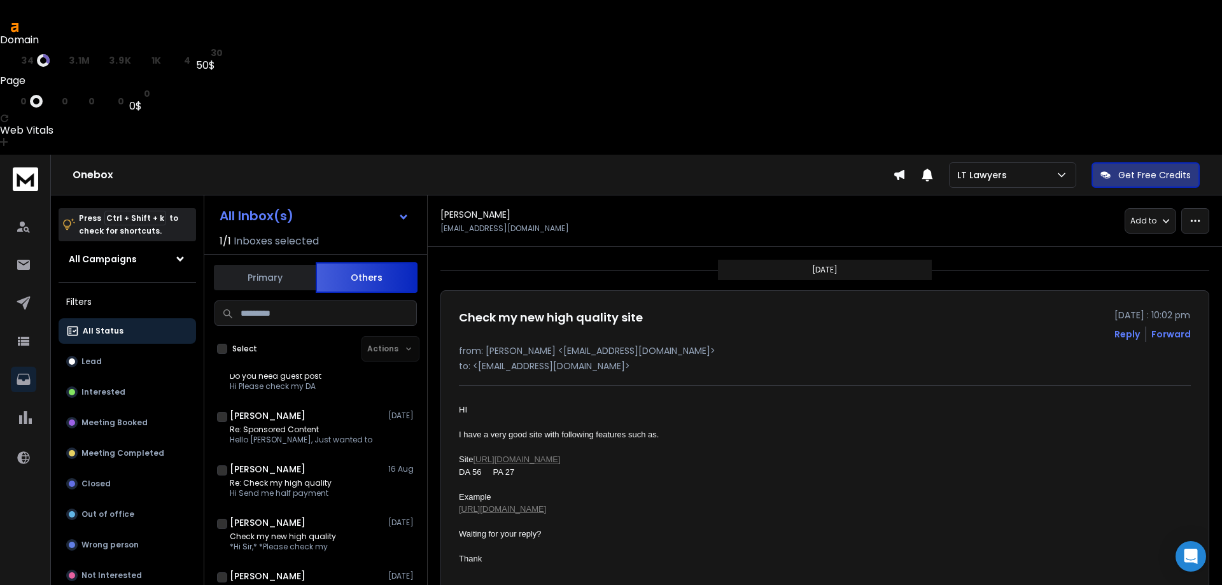
scroll to position [0, 0]
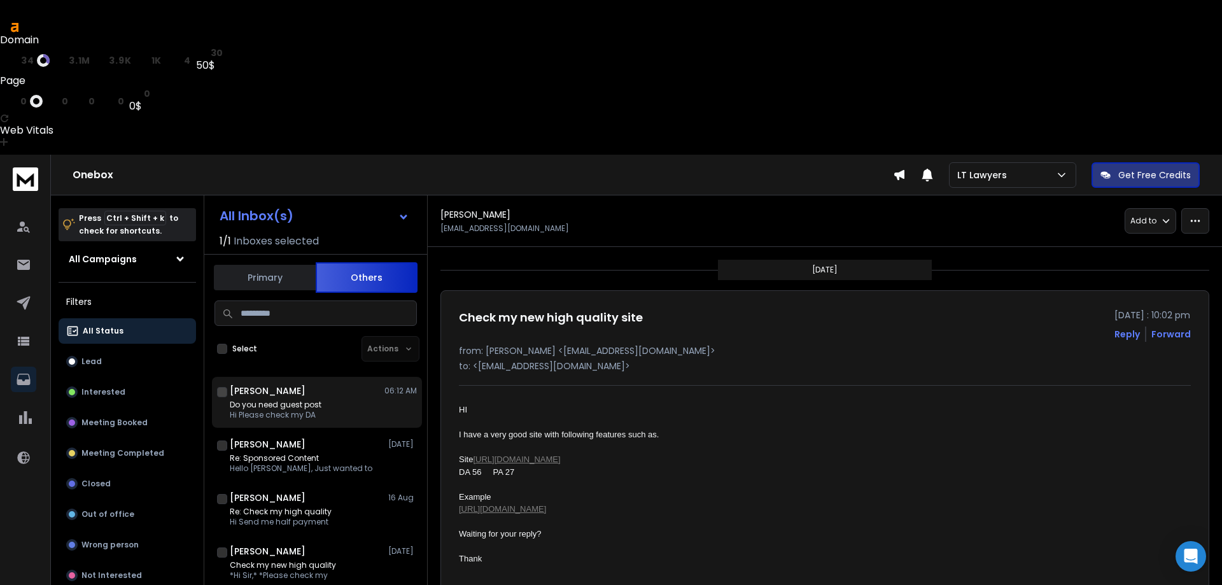
click at [342, 400] on div "Do you need guest post Hi Please check my DA" at bounding box center [323, 410] width 187 height 20
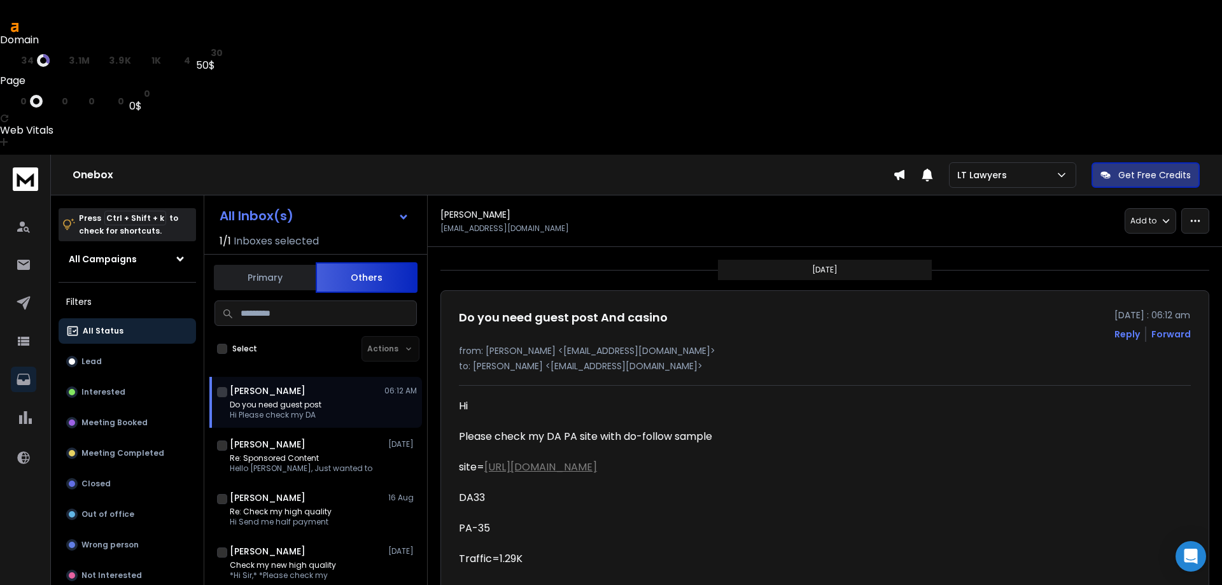
click at [783, 208] on div "Jon Boys JB jonboyslinksale@gmail.com" at bounding box center [630, 220] width 380 height 25
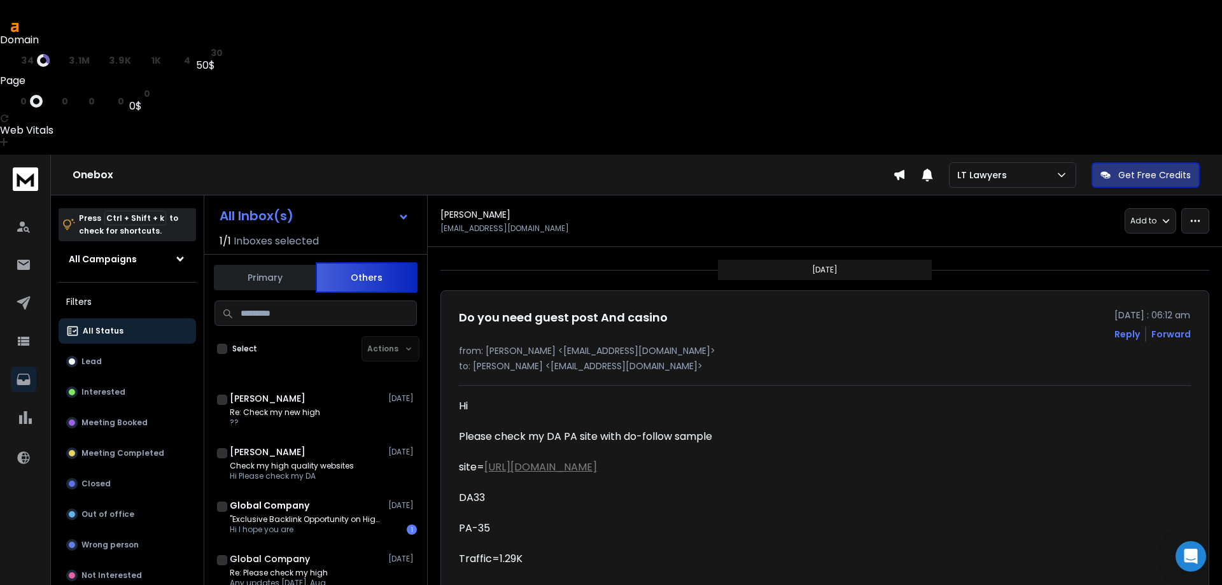
scroll to position [321, 0]
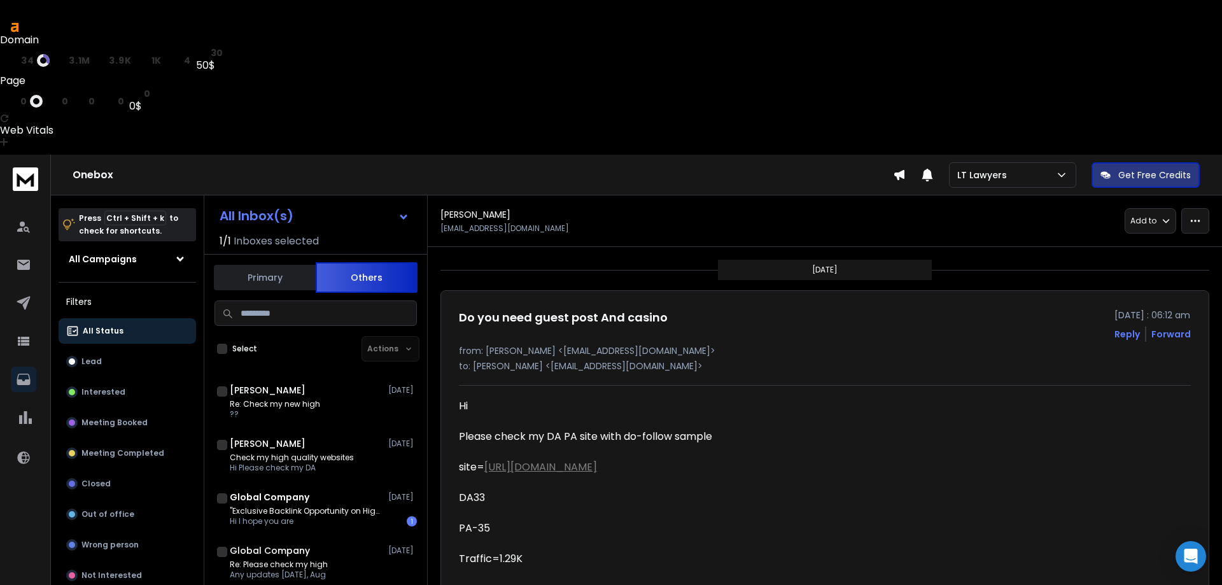
click at [31, 426] on div "H" at bounding box center [25, 447] width 51 height 585
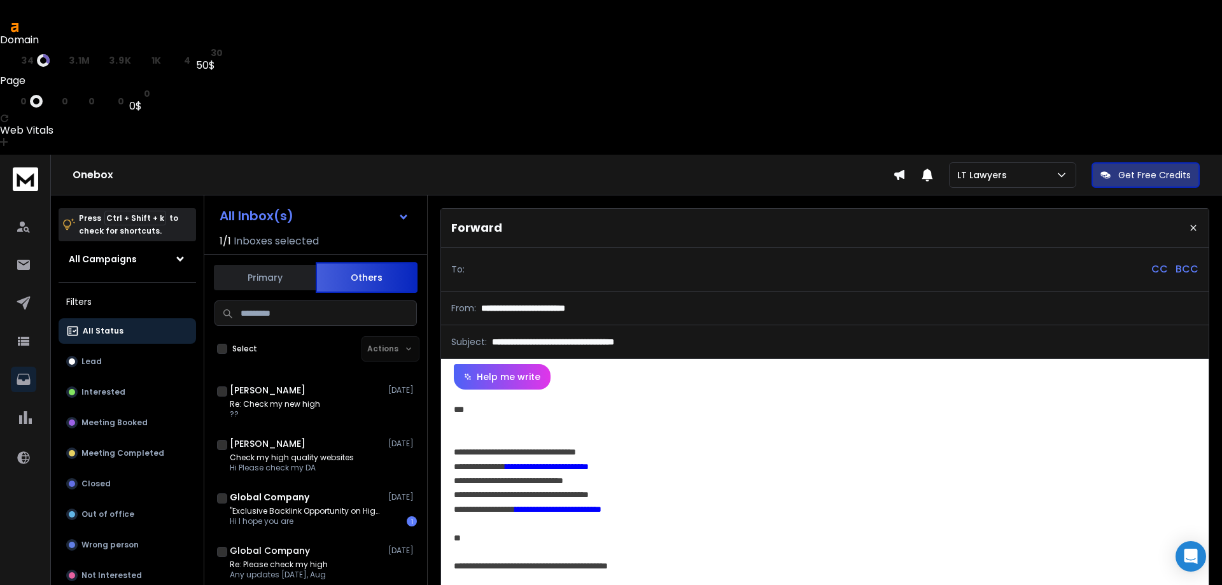
click at [1191, 225] on icon at bounding box center [1193, 228] width 6 height 6
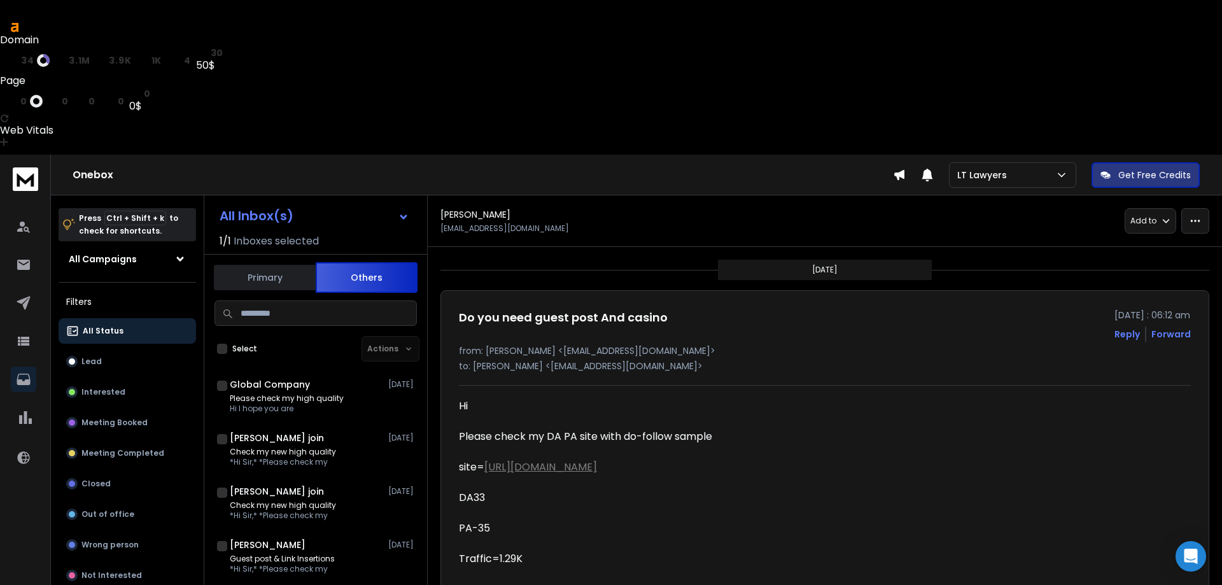
scroll to position [599, 0]
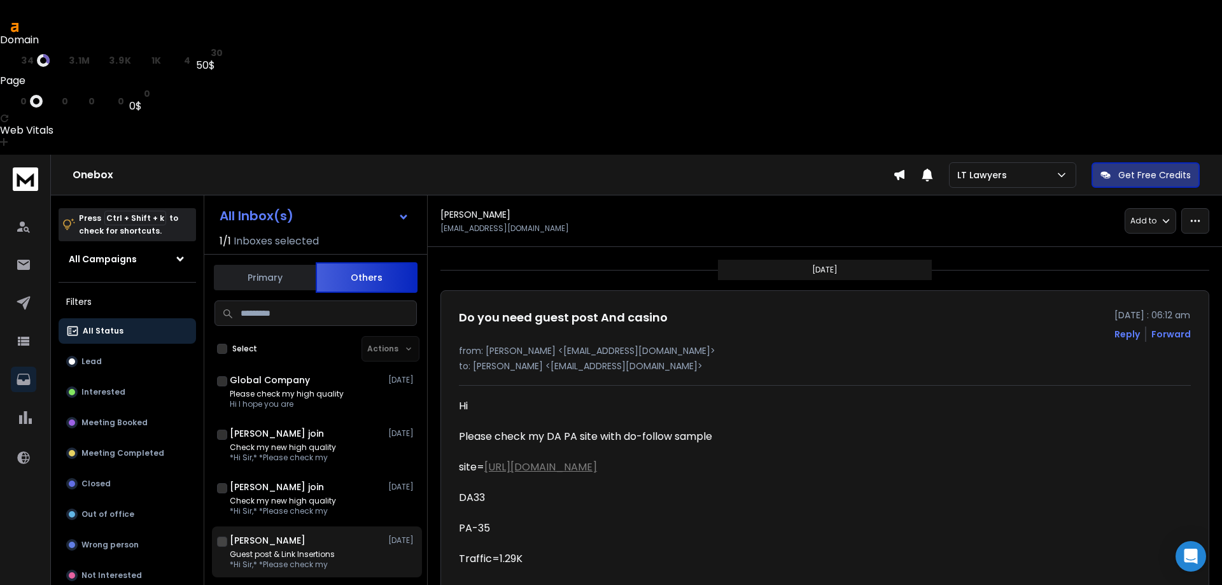
click at [323, 534] on div "Millie Falreya 31 Jul" at bounding box center [323, 540] width 187 height 13
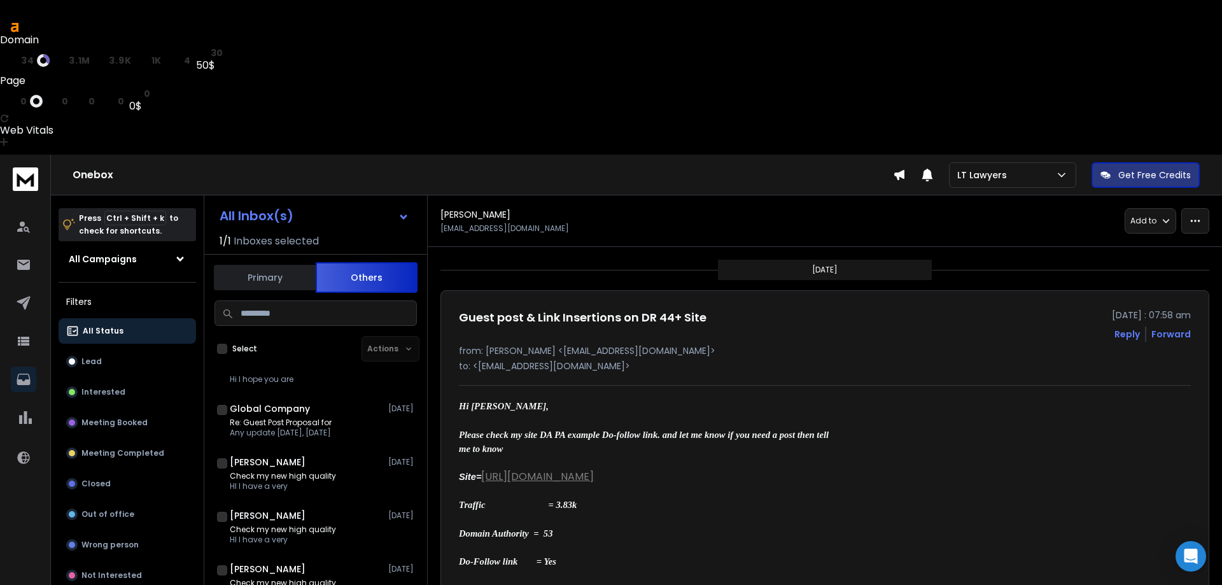
scroll to position [1014, 0]
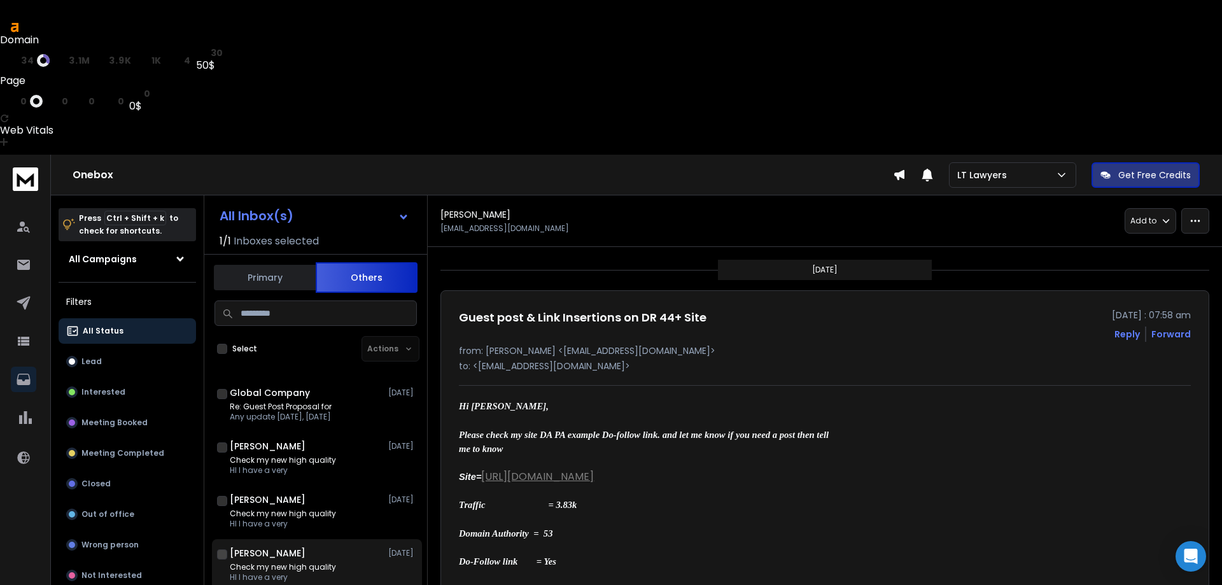
click at [308, 562] on p "Check my new high quality" at bounding box center [283, 567] width 106 height 10
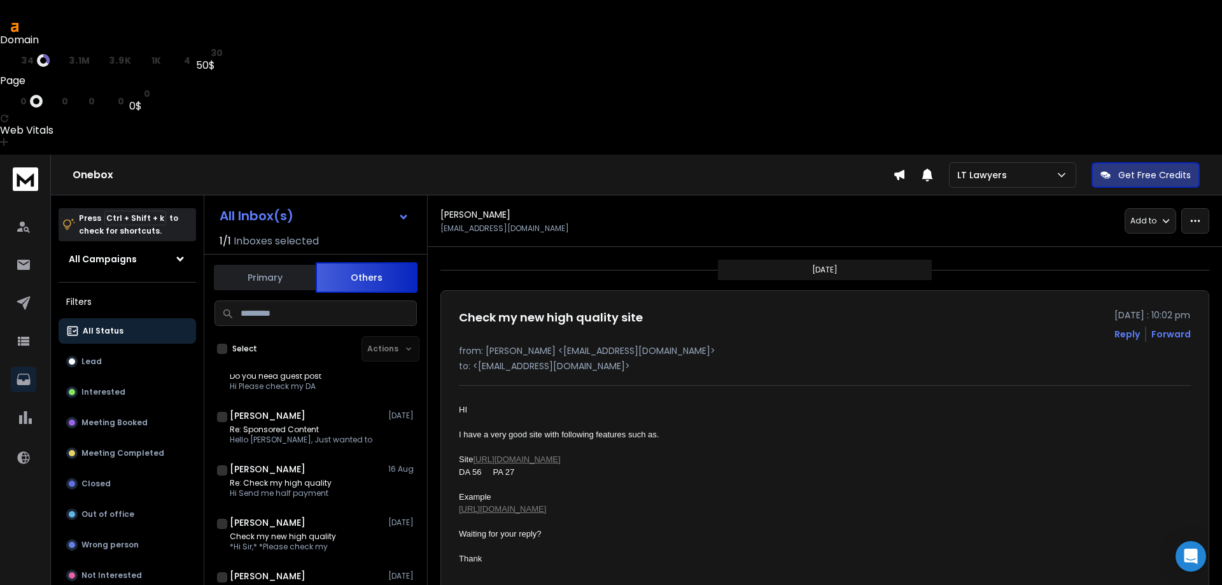
scroll to position [0, 0]
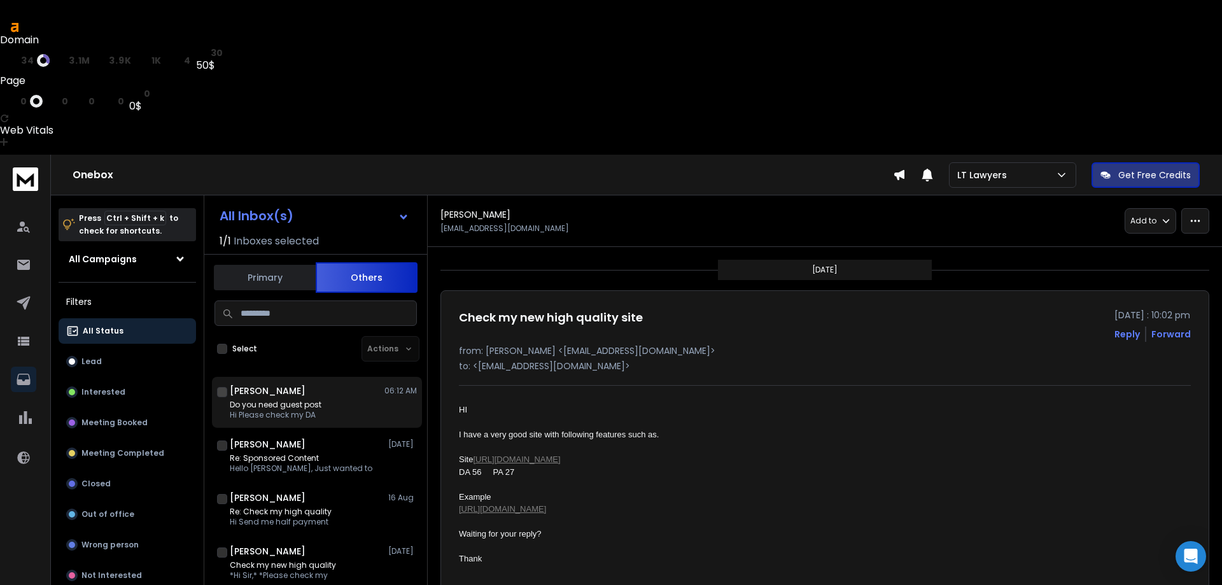
click at [342, 400] on div "Do you need guest post Hi Please check my DA" at bounding box center [323, 410] width 187 height 20
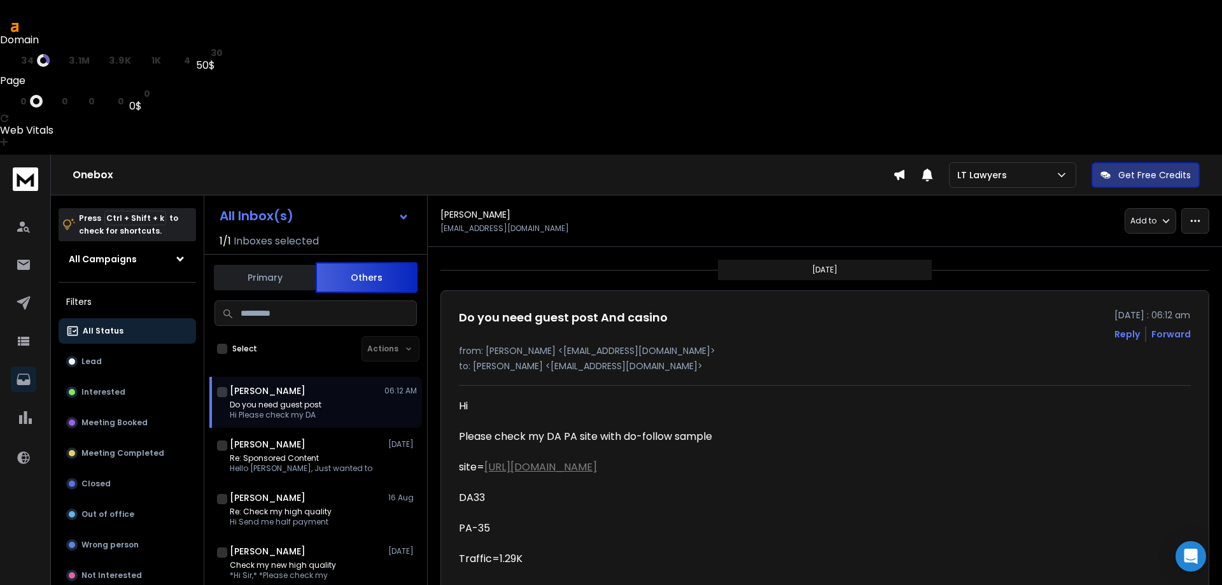
click at [783, 208] on div "Jon Boys JB jonboyslinksale@gmail.com" at bounding box center [630, 220] width 380 height 25
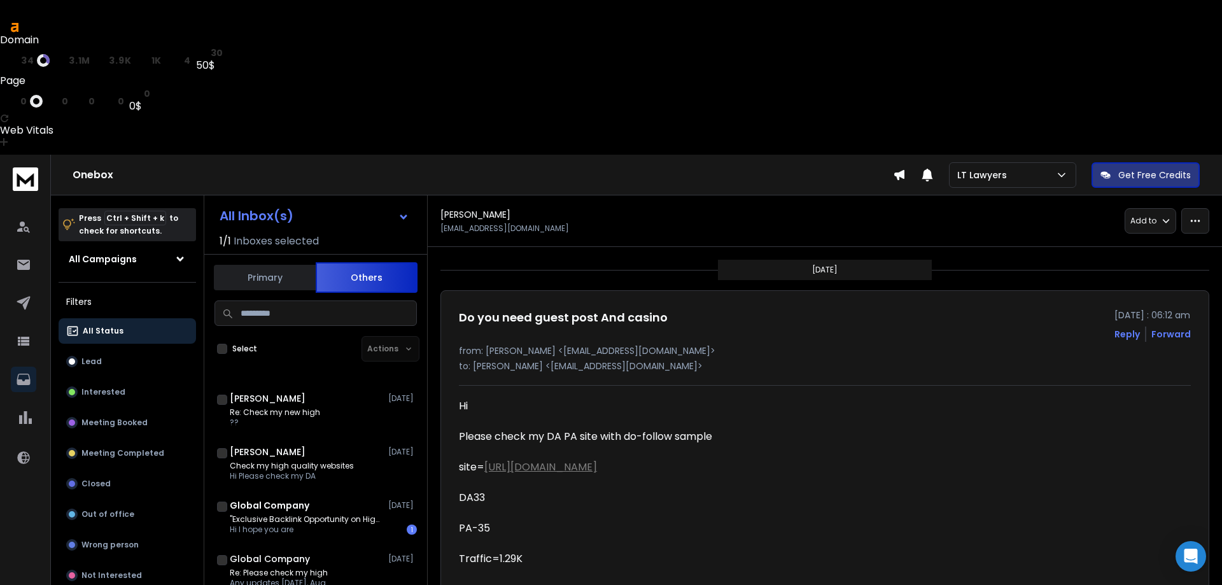
scroll to position [322, 0]
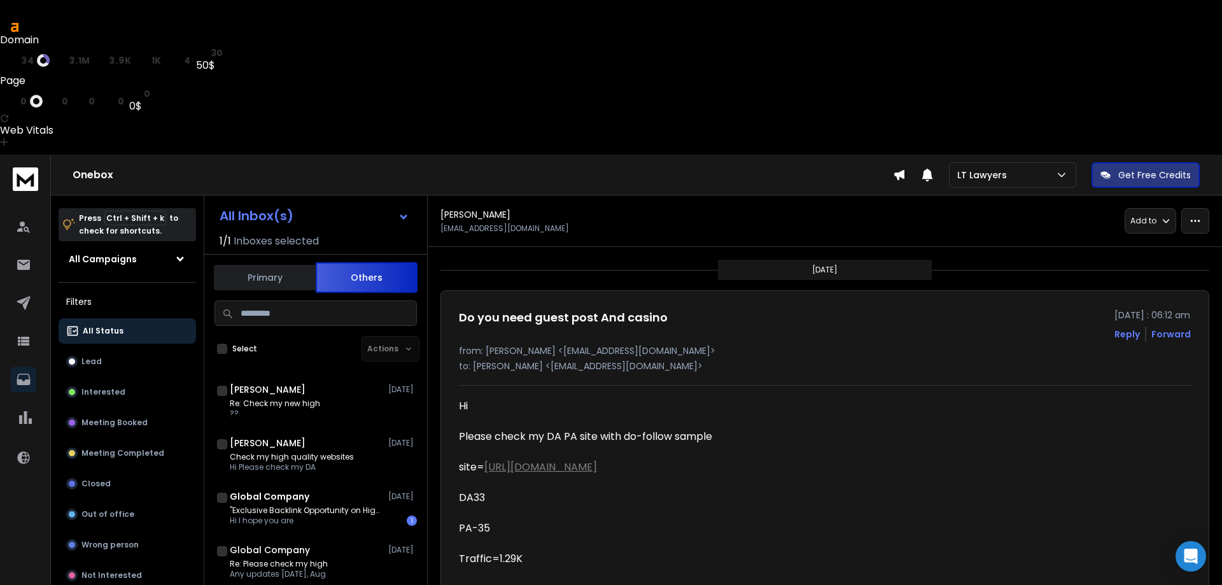
click at [31, 426] on div "H" at bounding box center [25, 447] width 51 height 585
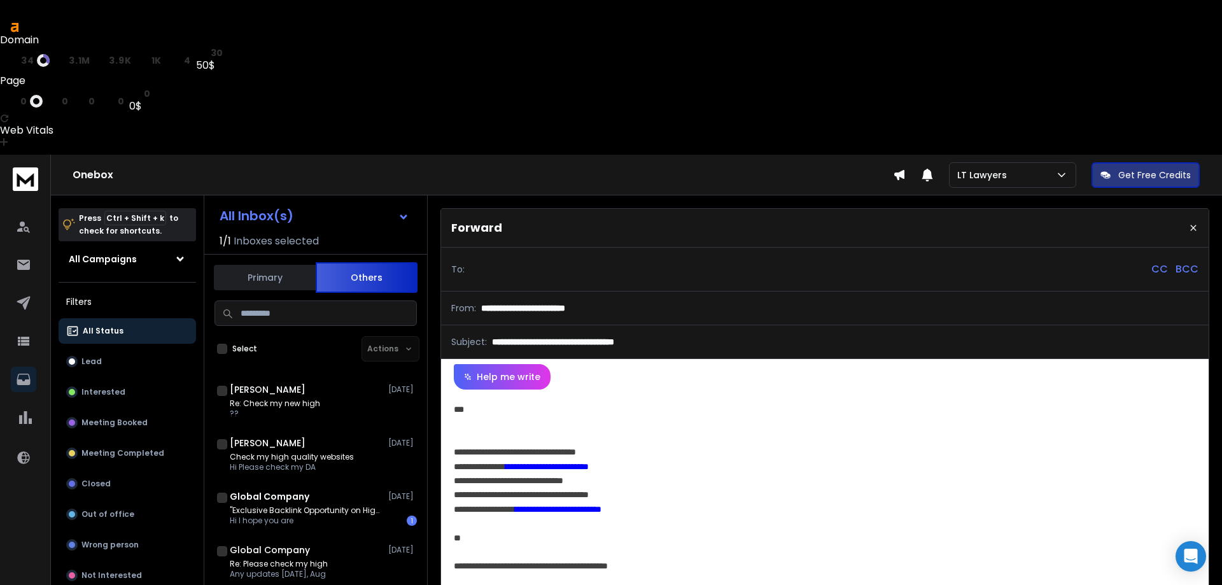
click at [1191, 225] on icon at bounding box center [1193, 228] width 6 height 6
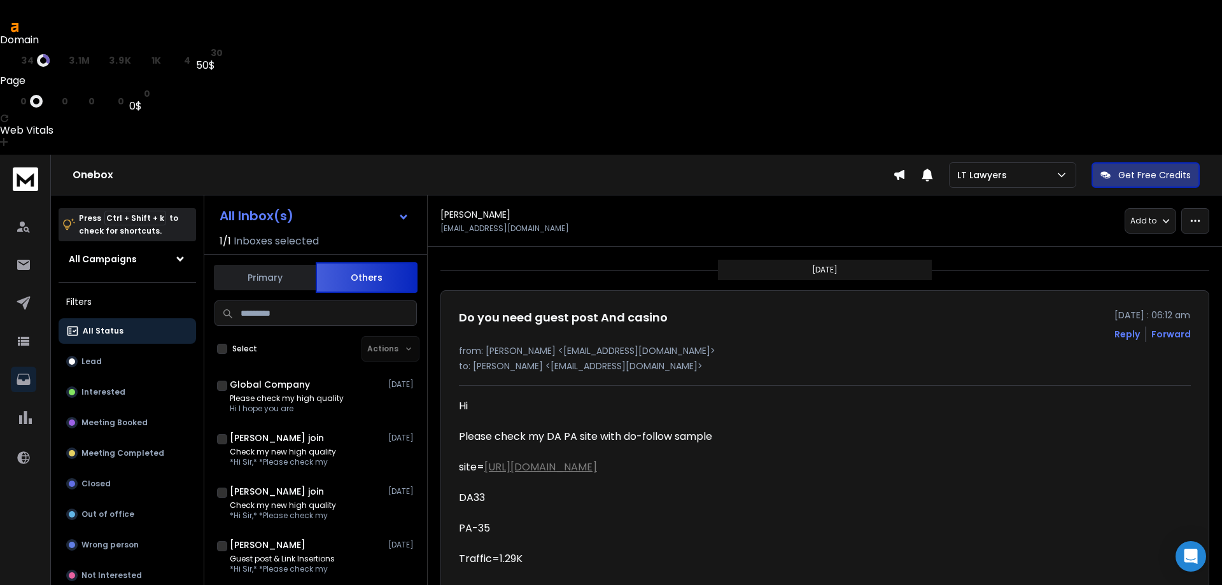
scroll to position [603, 0]
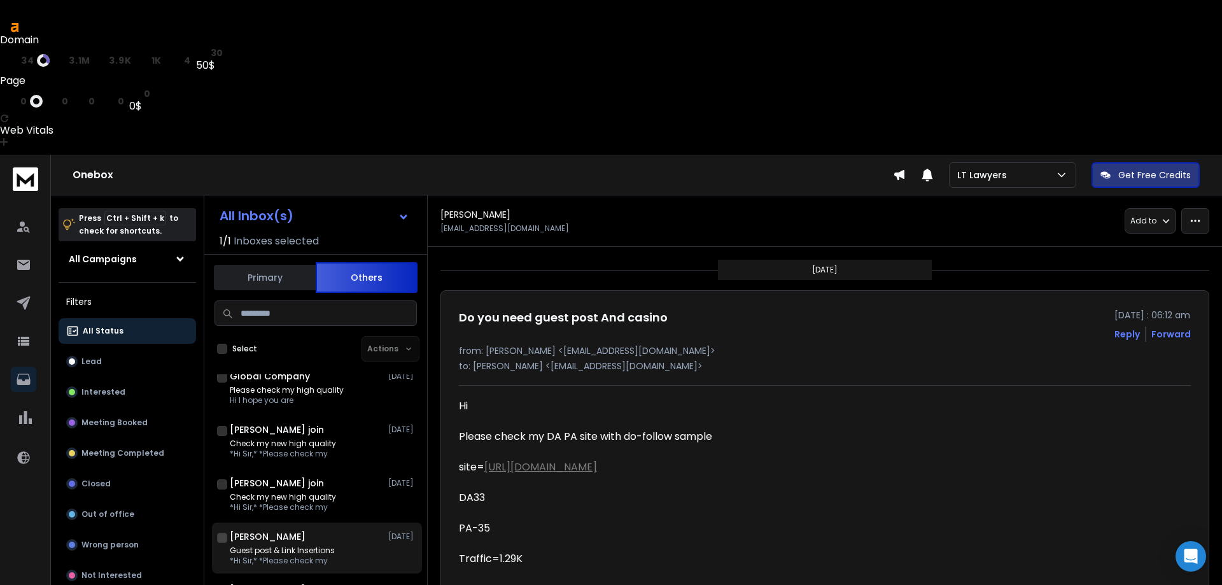
click at [323, 530] on div "Millie Falreya 31 Jul" at bounding box center [323, 536] width 187 height 13
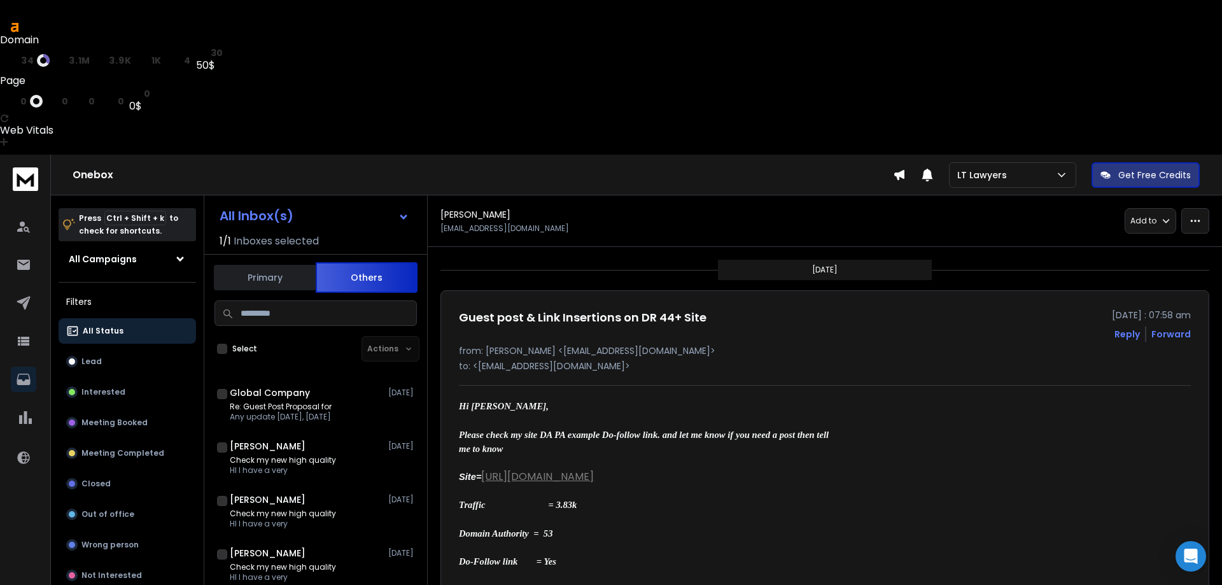
scroll to position [1017, 0]
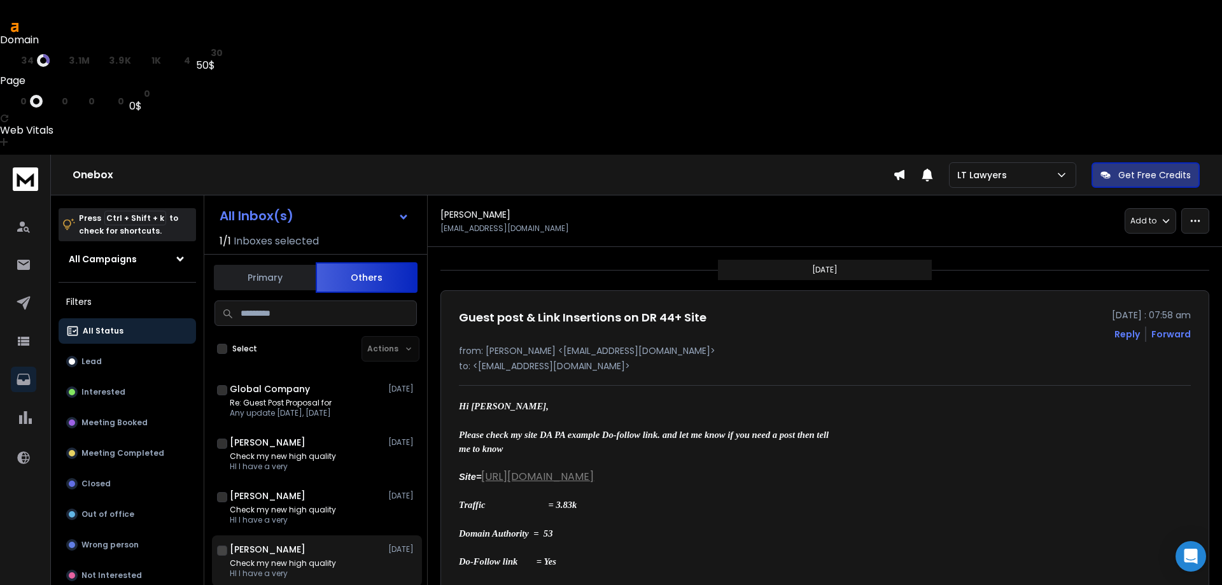
click at [308, 558] on p "Check my new high quality" at bounding box center [283, 563] width 106 height 10
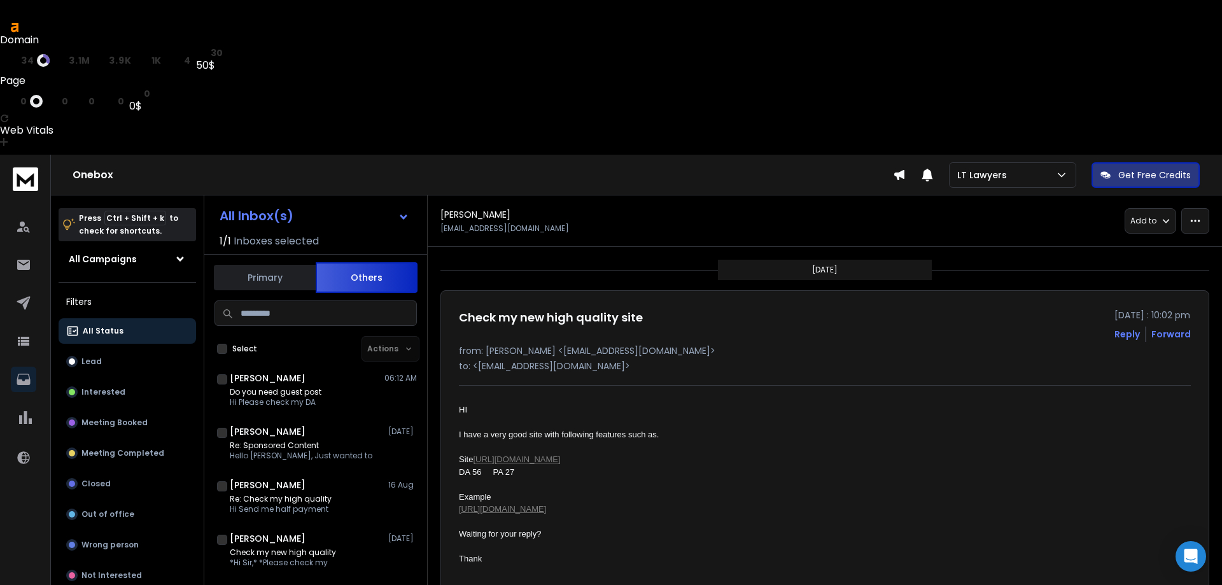
scroll to position [0, 0]
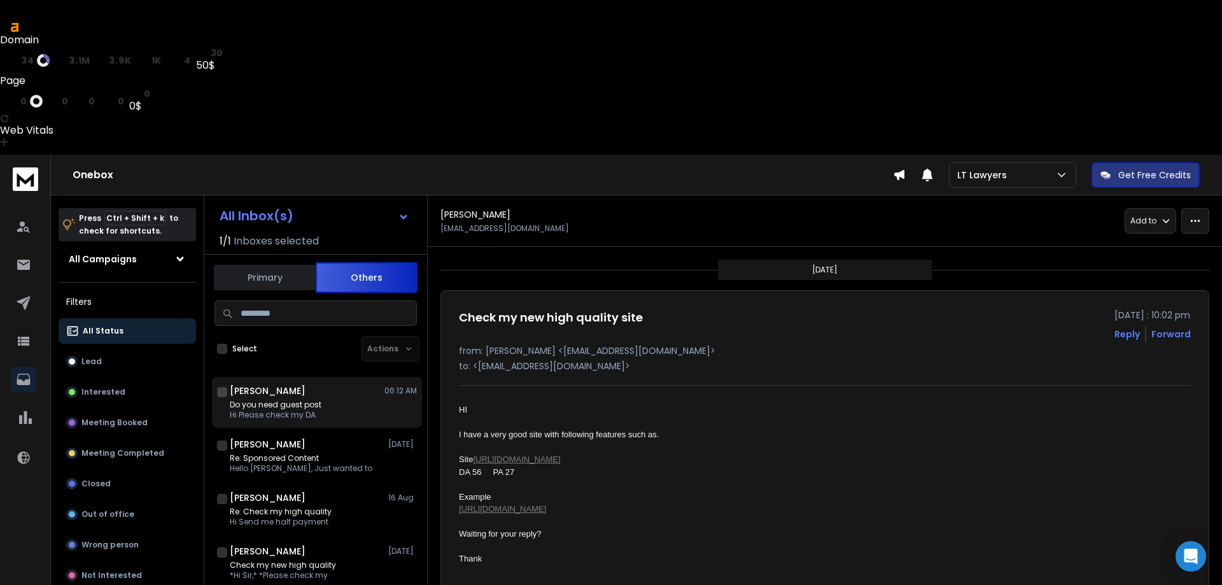
click at [342, 400] on div "Do you need guest post Hi Please check my DA" at bounding box center [323, 410] width 187 height 20
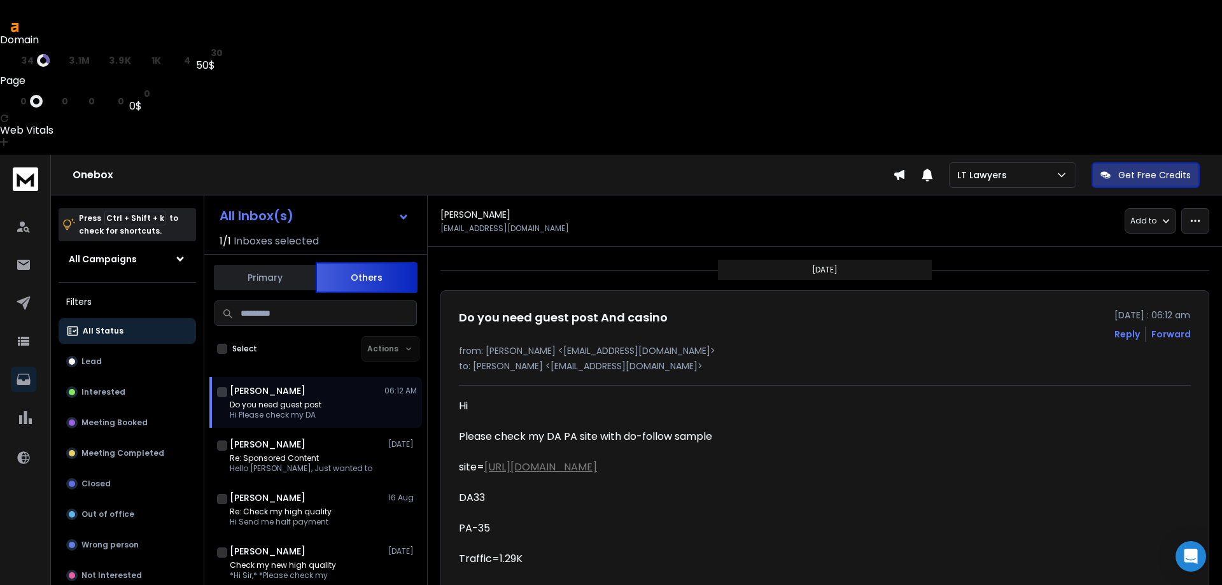
click at [783, 208] on div "Jon Boys JB jonboyslinksale@gmail.com" at bounding box center [630, 220] width 380 height 25
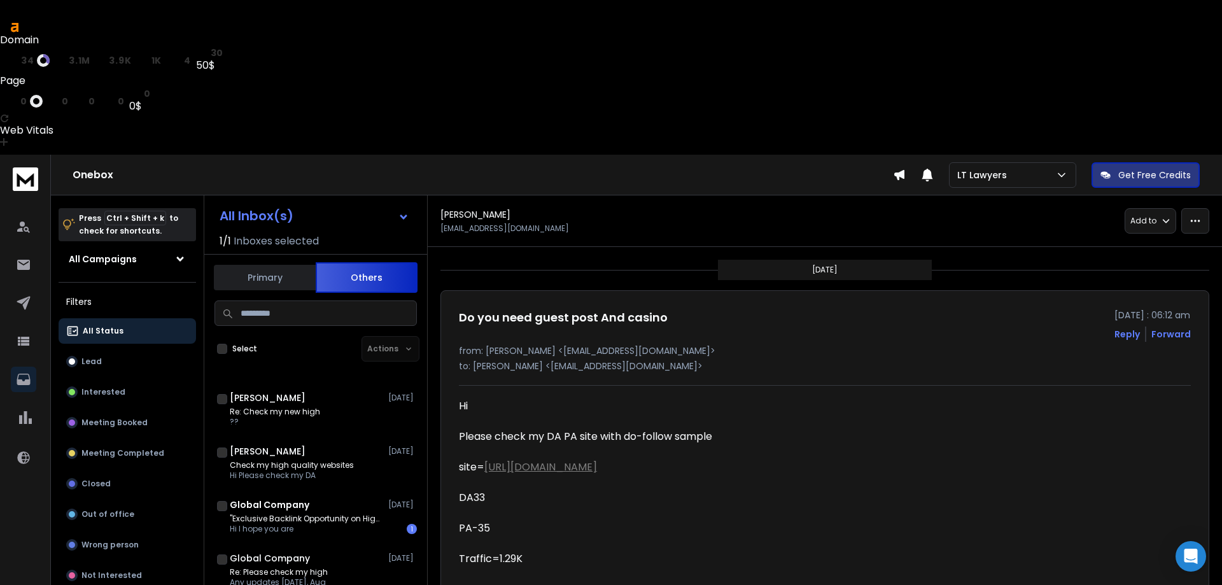
scroll to position [322, 0]
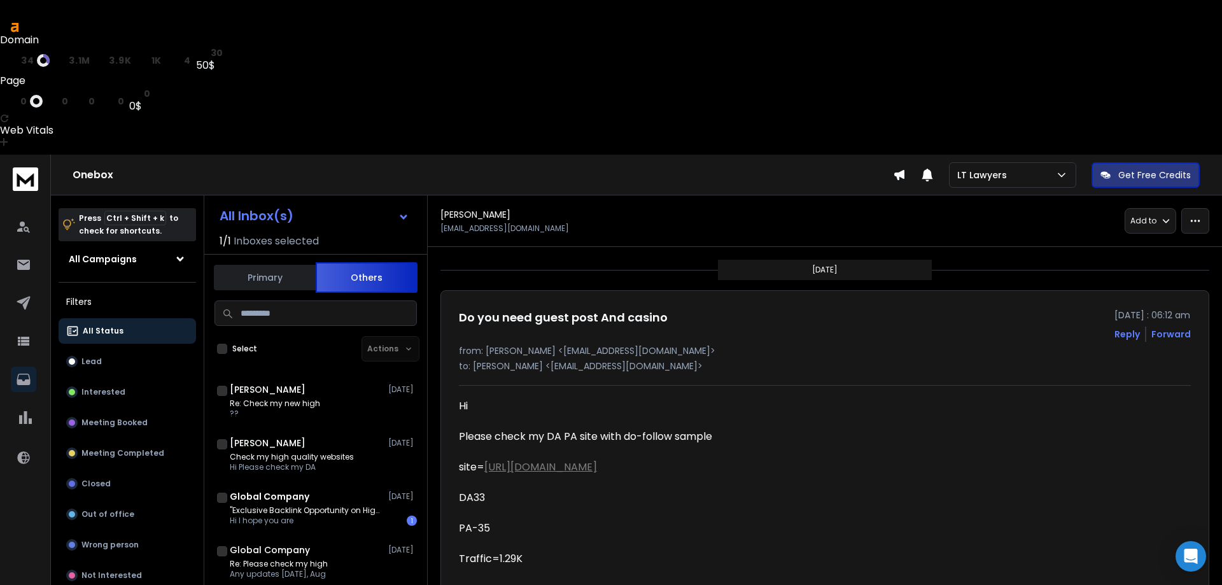
click at [31, 426] on div "H" at bounding box center [25, 447] width 51 height 585
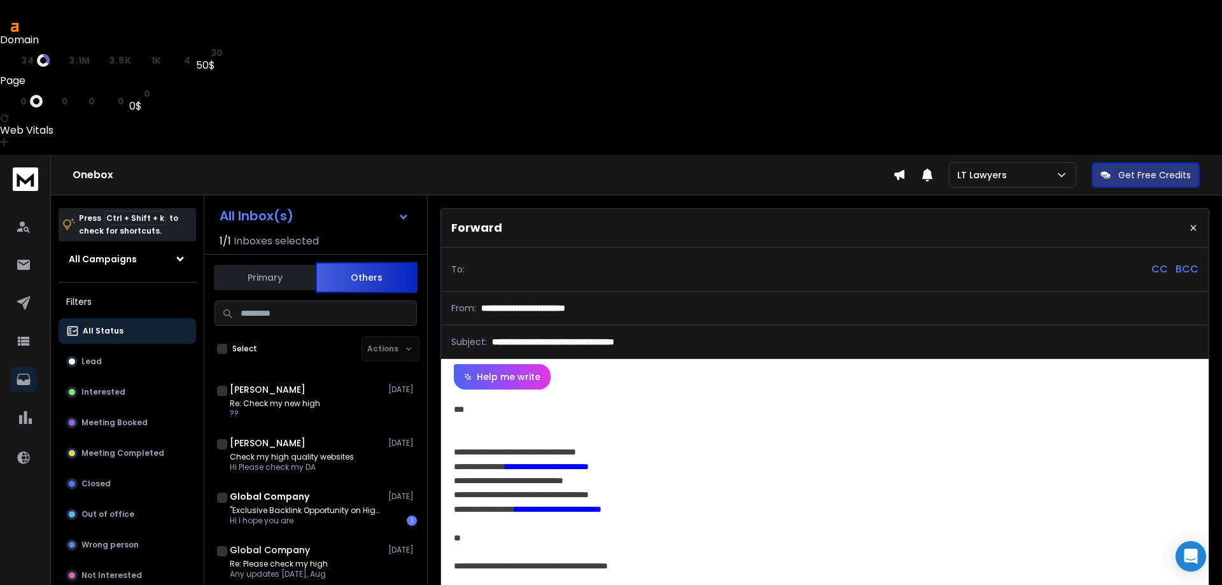
click at [1191, 225] on icon at bounding box center [1193, 228] width 6 height 6
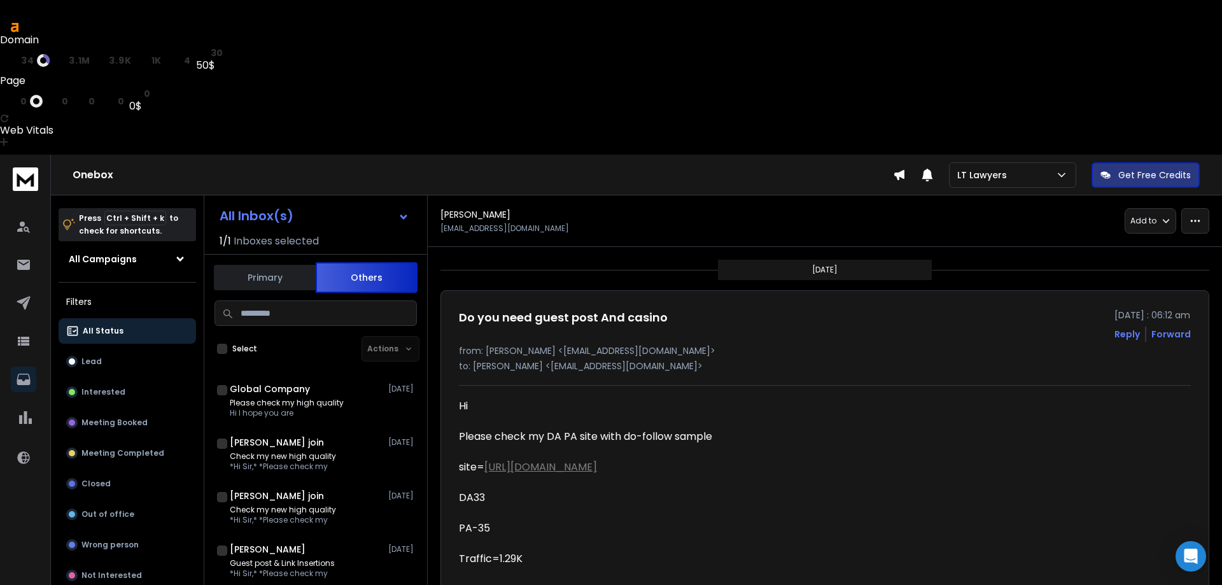
scroll to position [602, 0]
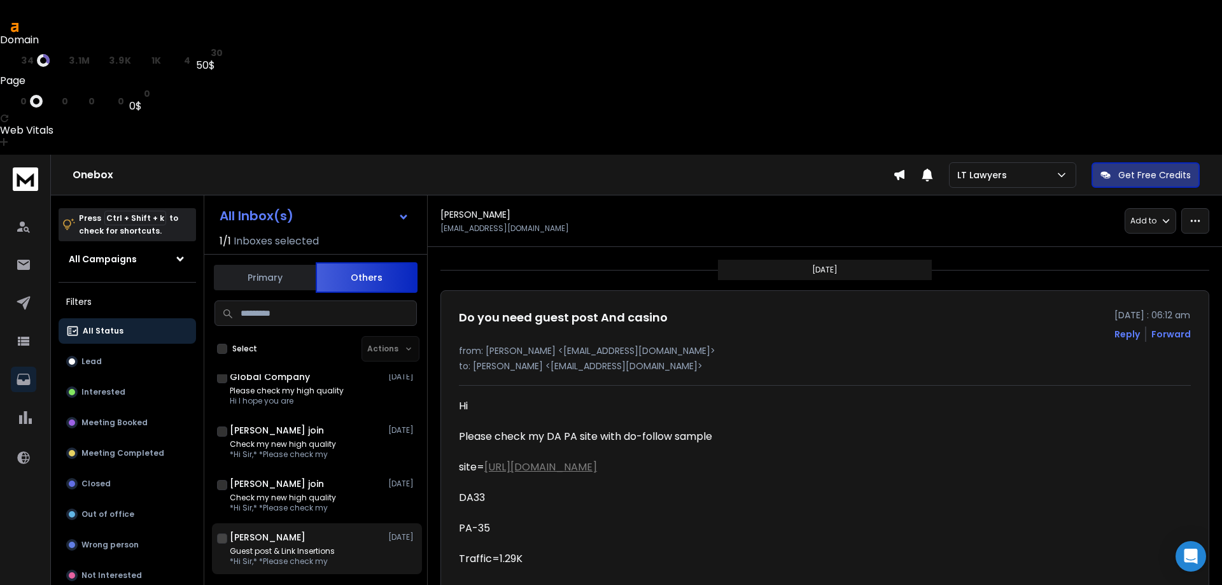
click at [323, 531] on div "Millie Falreya 31 Jul" at bounding box center [323, 537] width 187 height 13
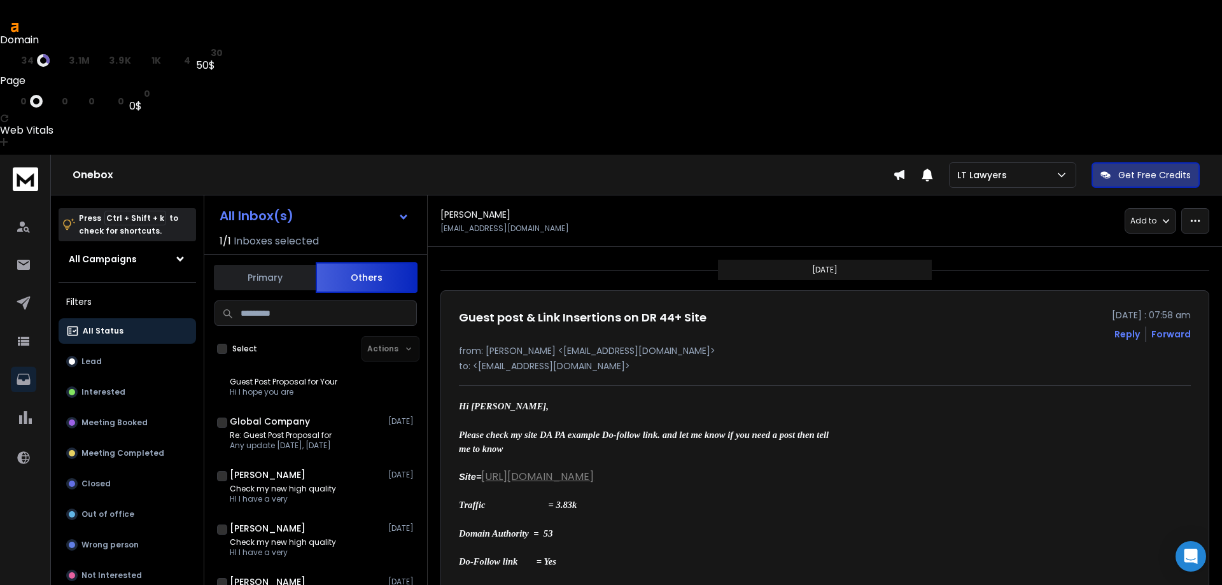
scroll to position [1014, 0]
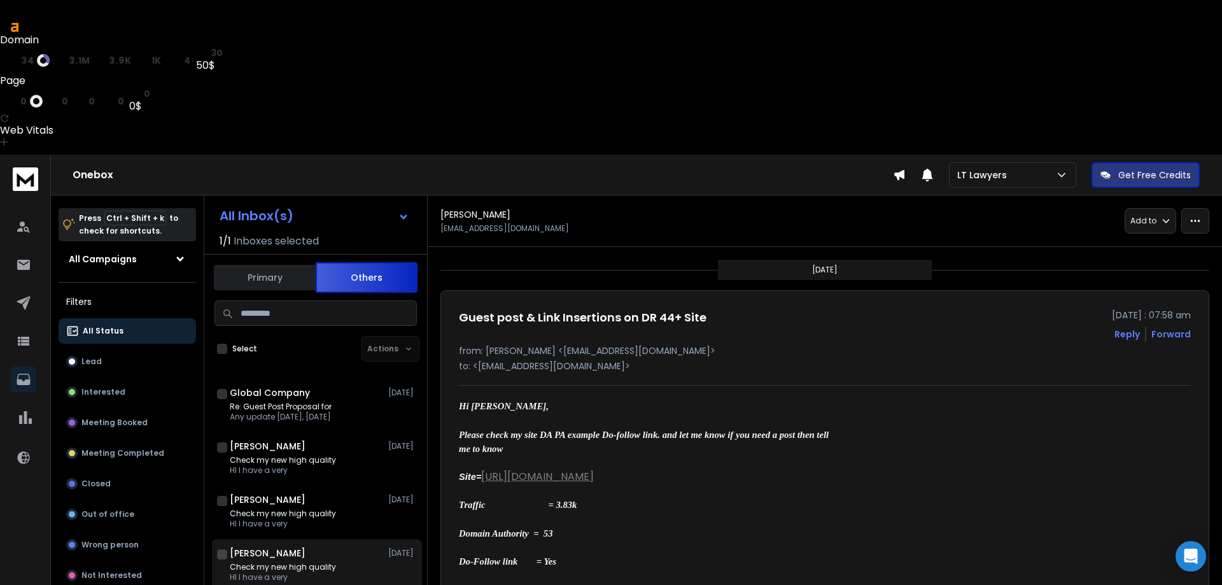
click at [308, 562] on p "Check my new high quality" at bounding box center [283, 567] width 106 height 10
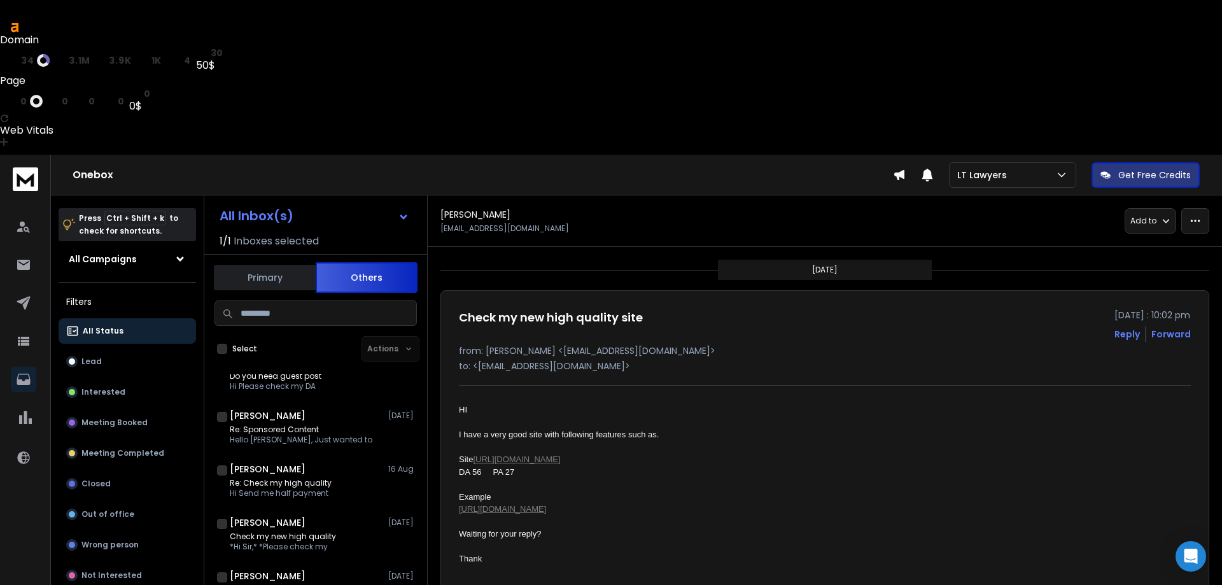
scroll to position [0, 0]
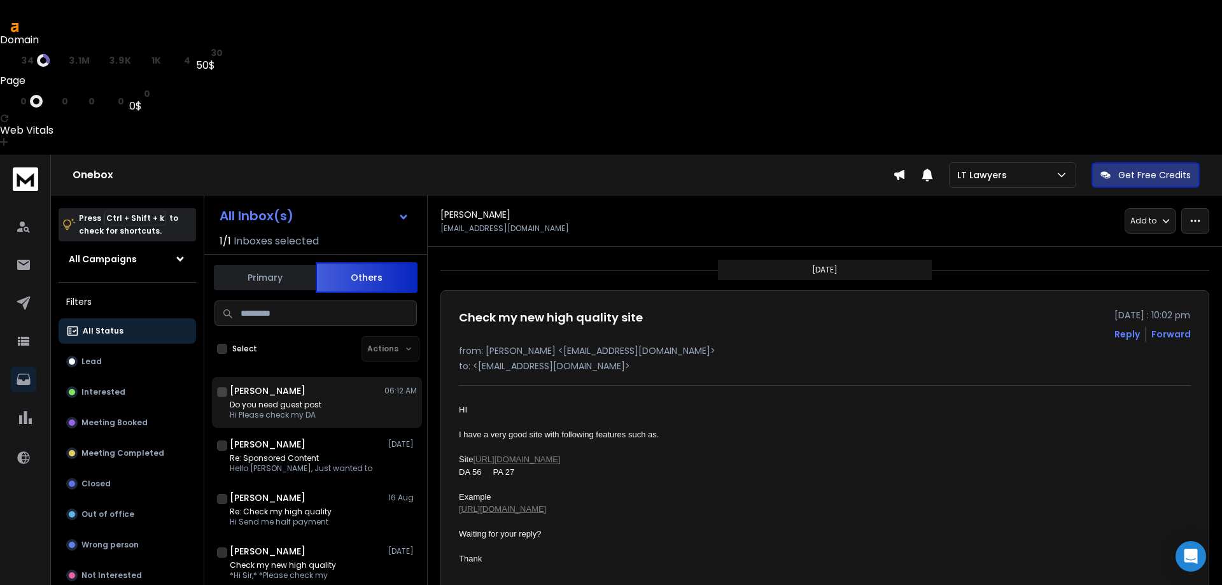
click at [342, 400] on div "Do you need guest post Hi Please check my DA" at bounding box center [323, 410] width 187 height 20
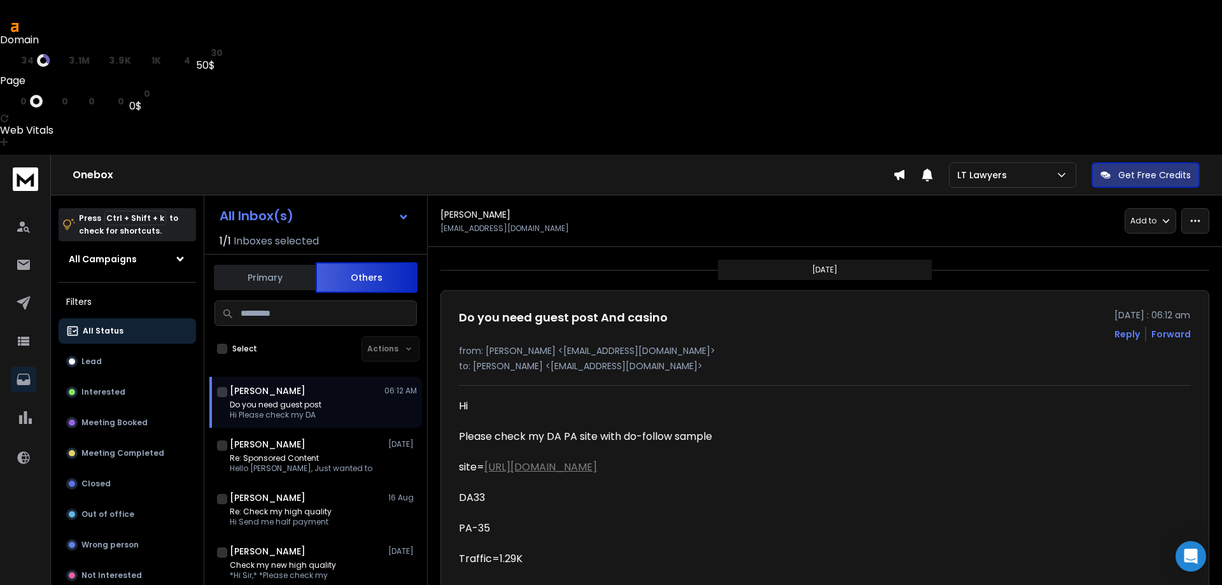
click at [783, 208] on div "Jon Boys JB jonboyslinksale@gmail.com" at bounding box center [630, 220] width 380 height 25
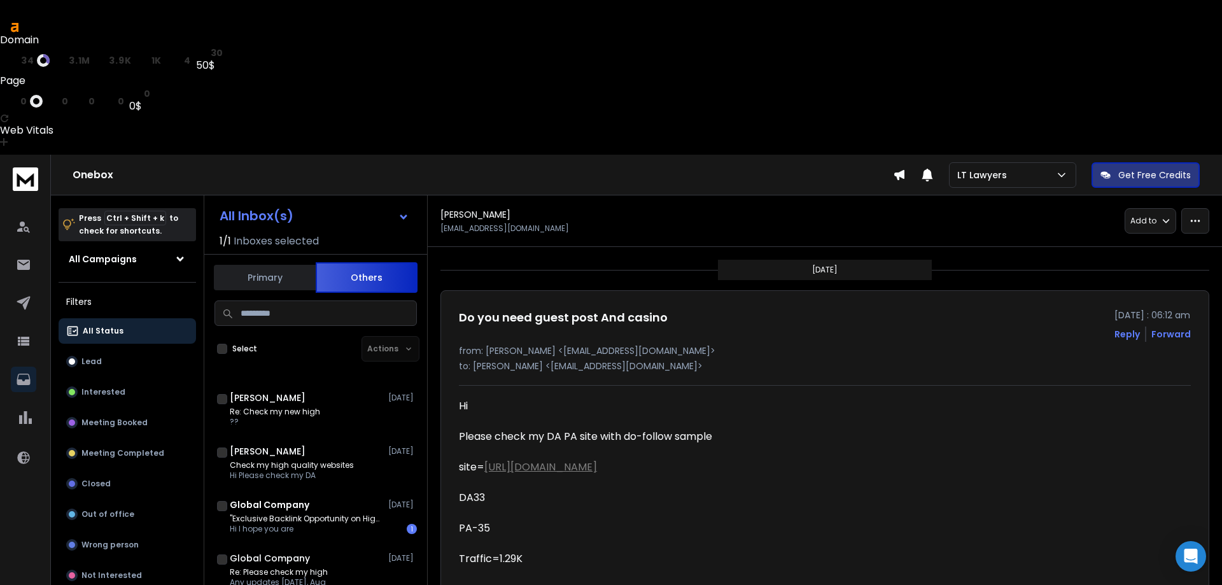
scroll to position [321, 0]
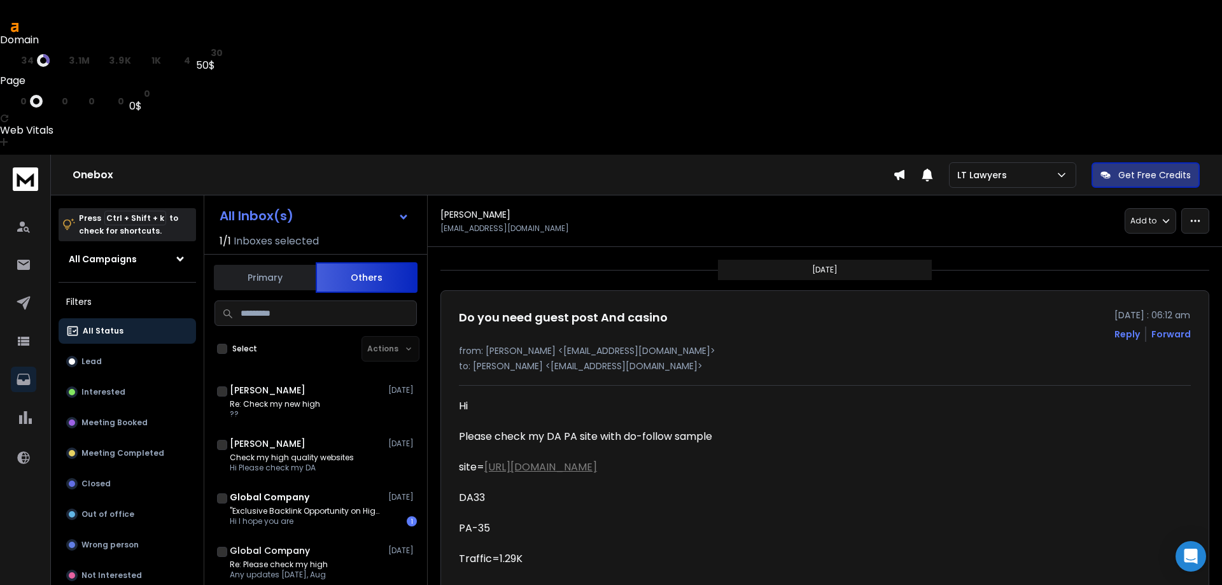
click at [31, 426] on div "H" at bounding box center [25, 447] width 51 height 585
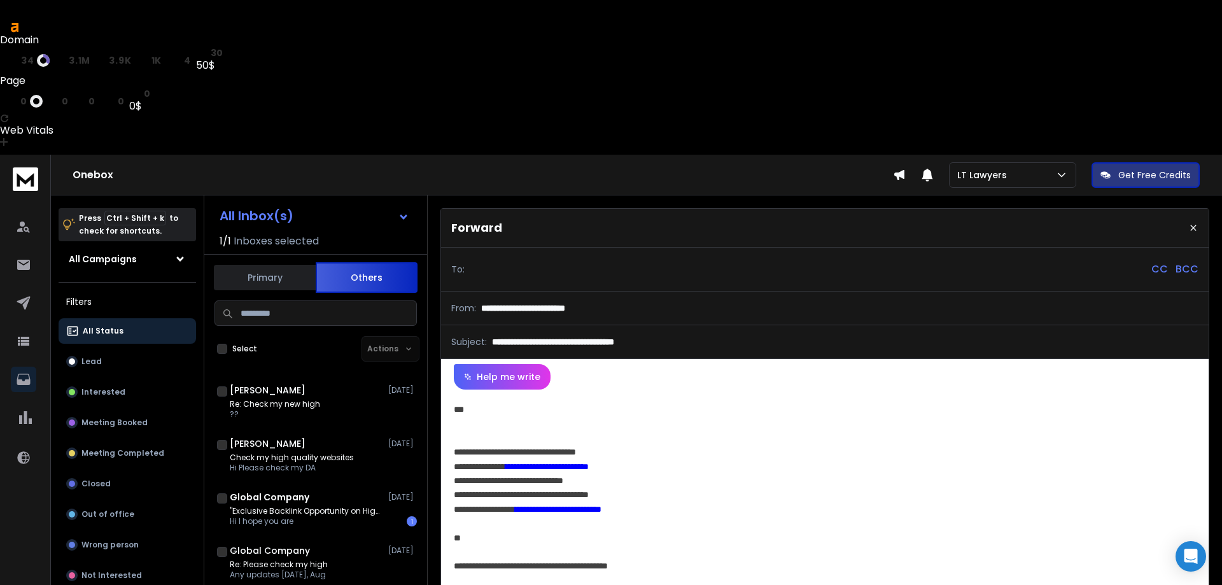
click at [1191, 225] on icon at bounding box center [1193, 228] width 6 height 6
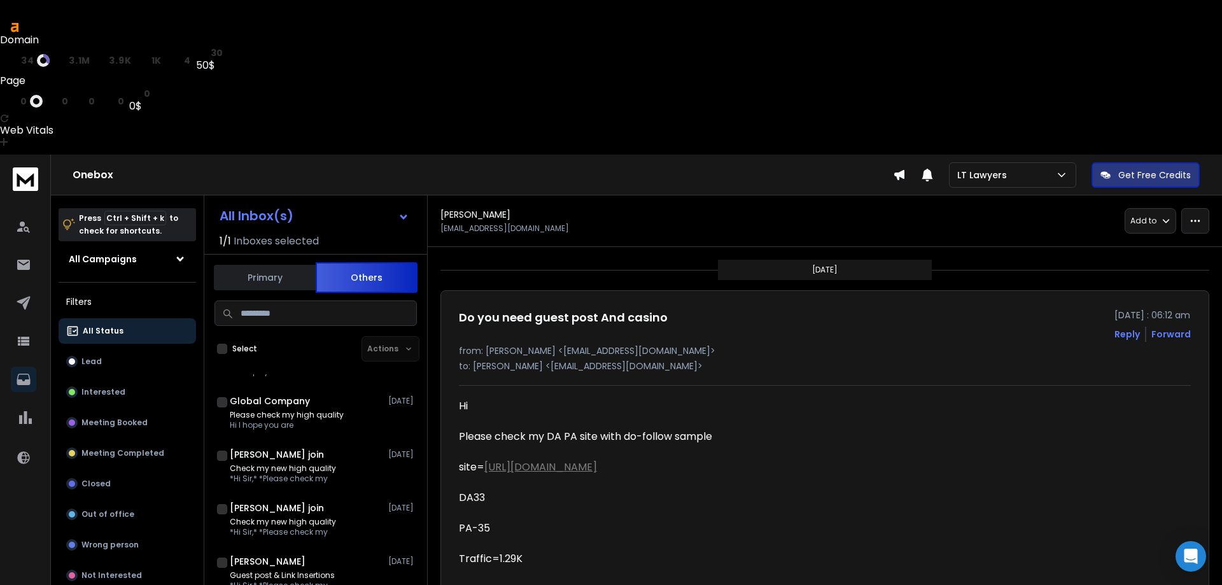
scroll to position [598, 0]
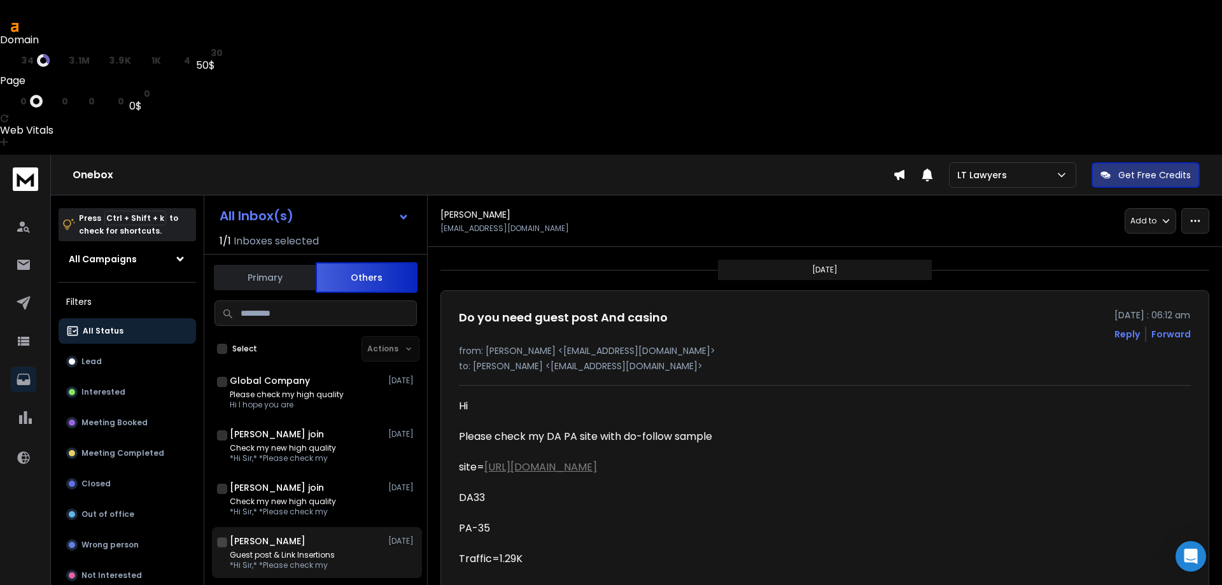
click at [323, 534] on div "Millie Falreya 31 Jul" at bounding box center [323, 540] width 187 height 13
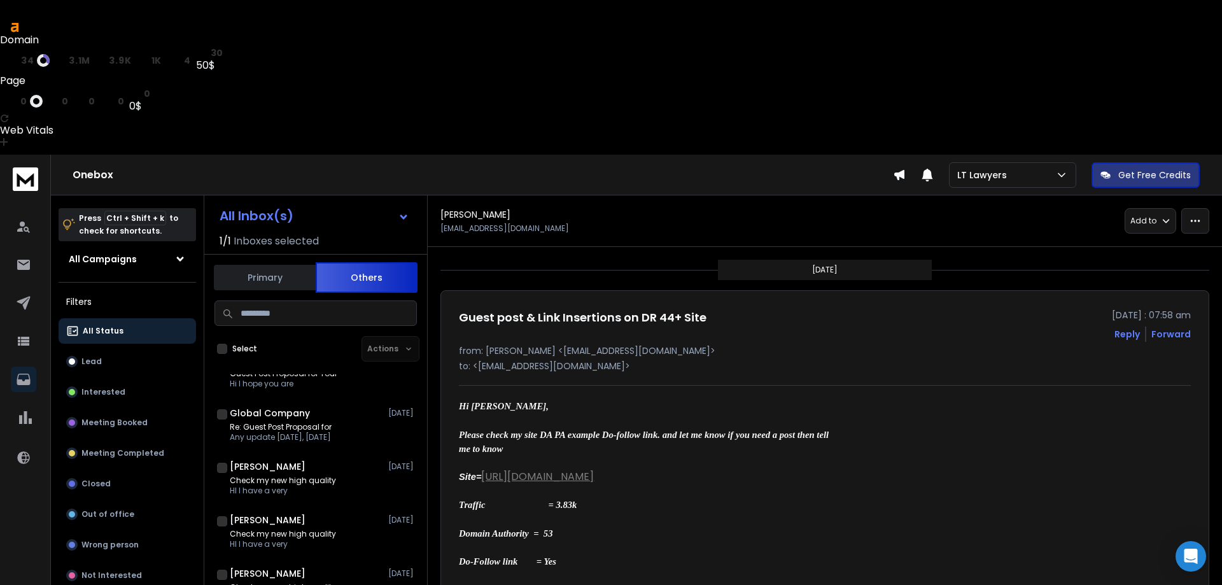
scroll to position [1009, 0]
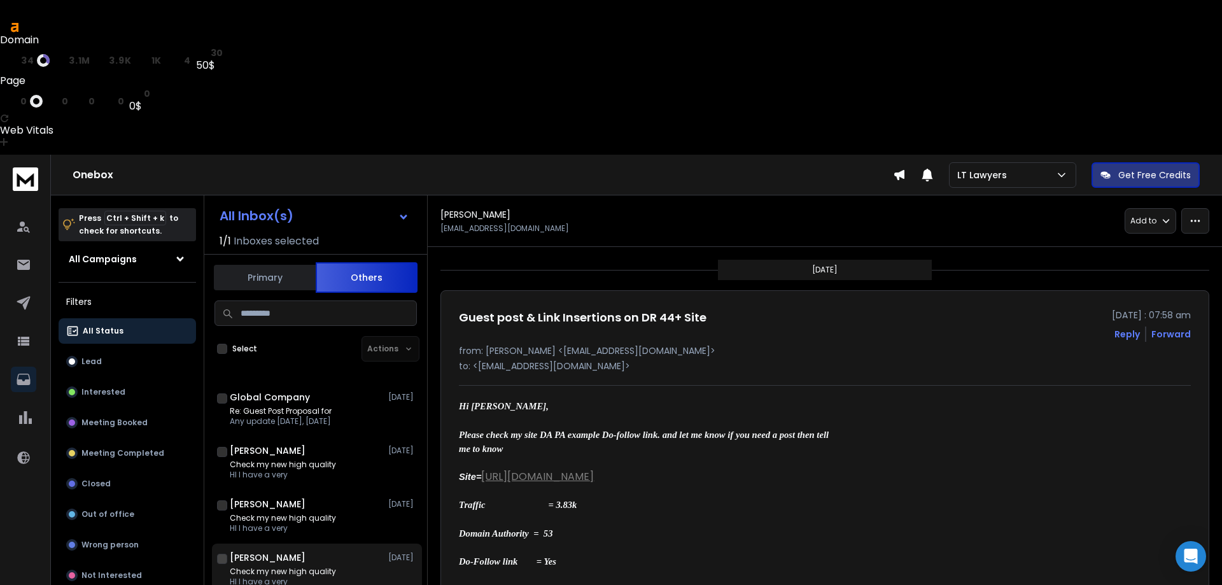
click at [308, 551] on div "Humaira Rajpoot 24 Jul Check my new high quality HI I have a very" at bounding box center [323, 569] width 187 height 36
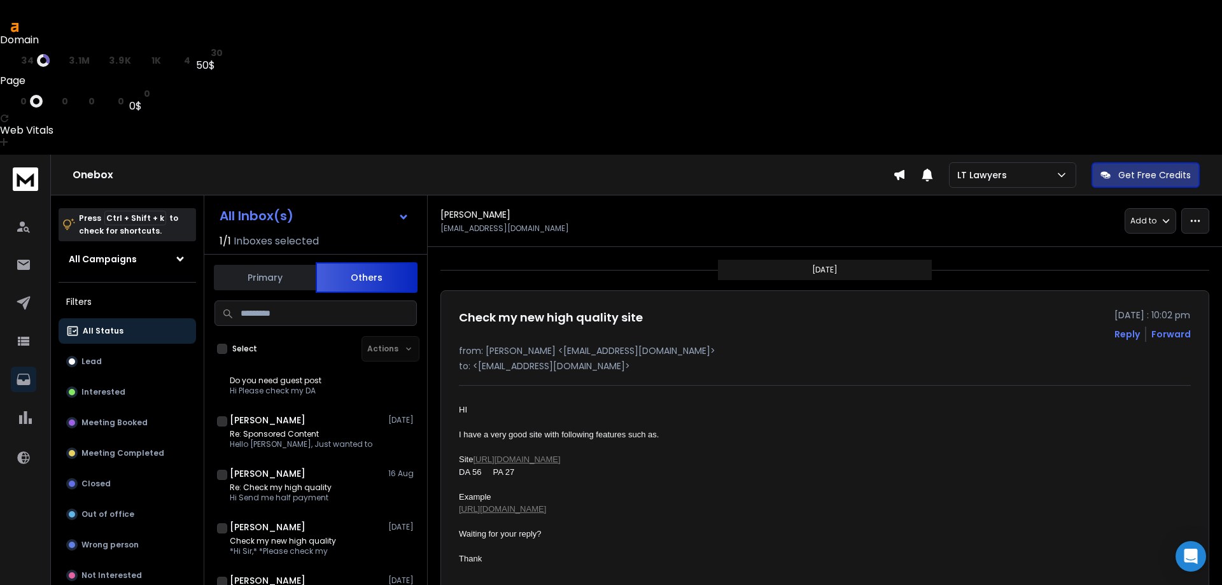
scroll to position [0, 0]
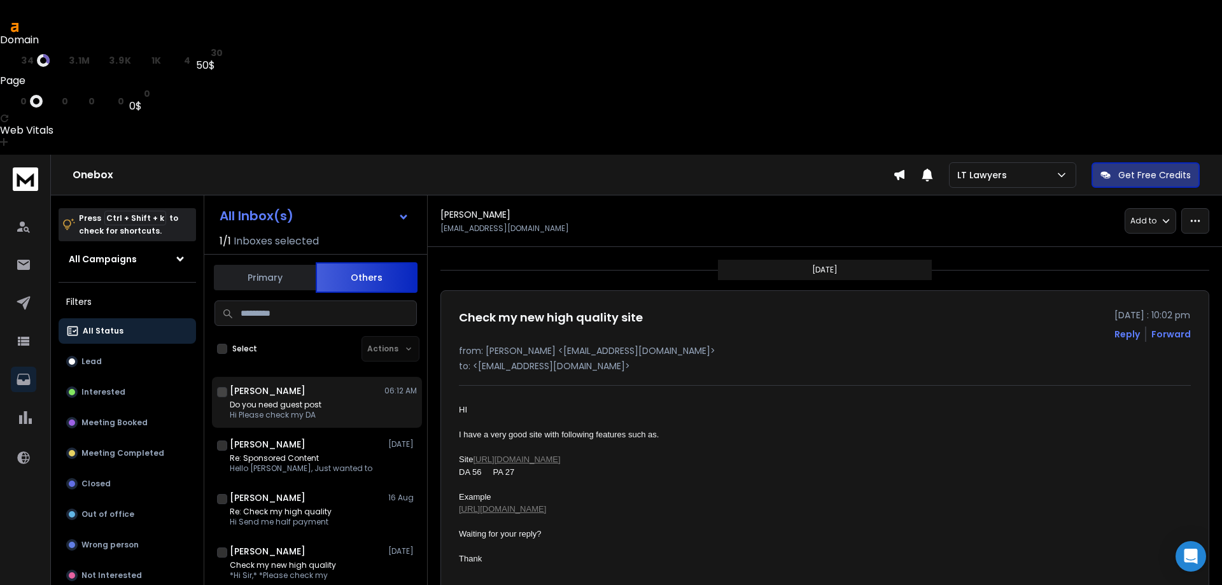
click at [342, 400] on div "Do you need guest post Hi Please check my DA" at bounding box center [323, 410] width 187 height 20
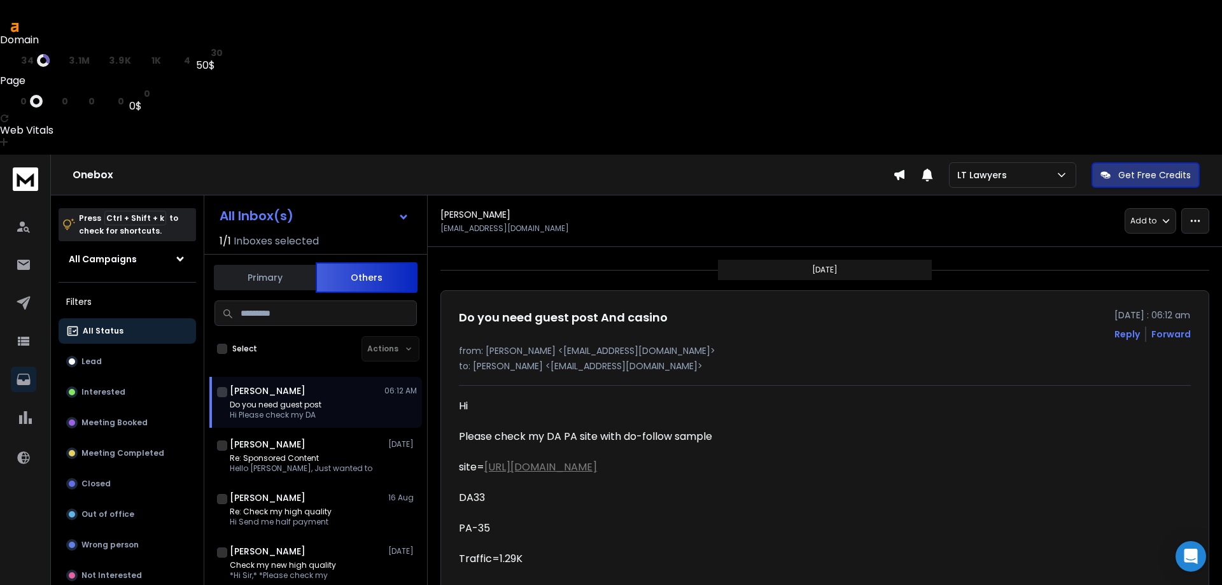
click at [783, 208] on div "Jon Boys JB jonboyslinksale@gmail.com" at bounding box center [630, 220] width 380 height 25
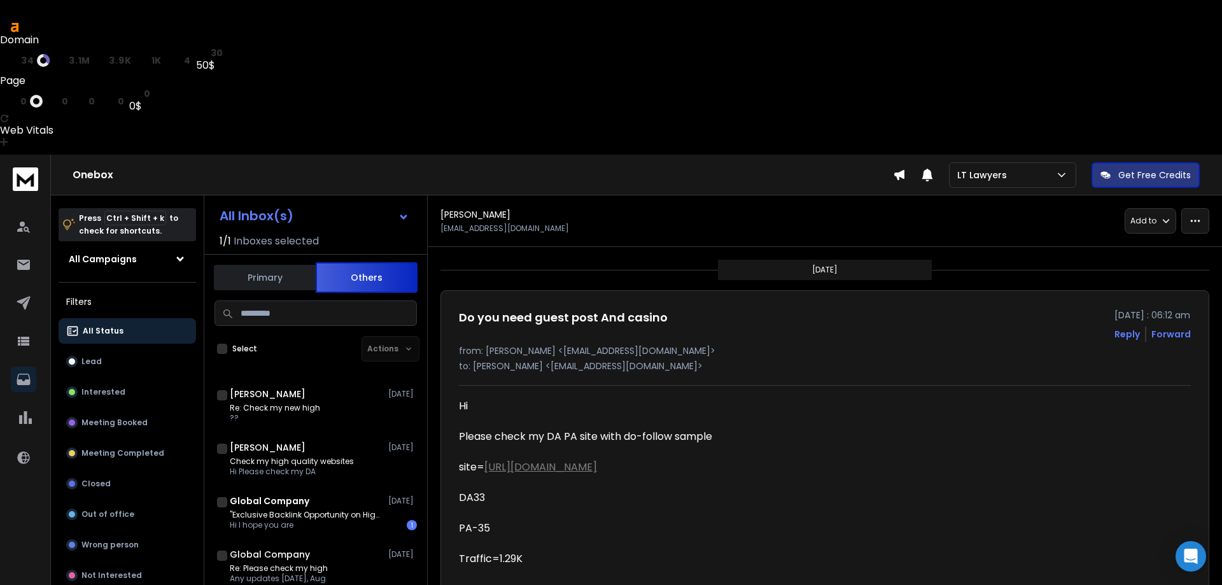
scroll to position [321, 0]
click at [31, 426] on div "H" at bounding box center [25, 447] width 51 height 585
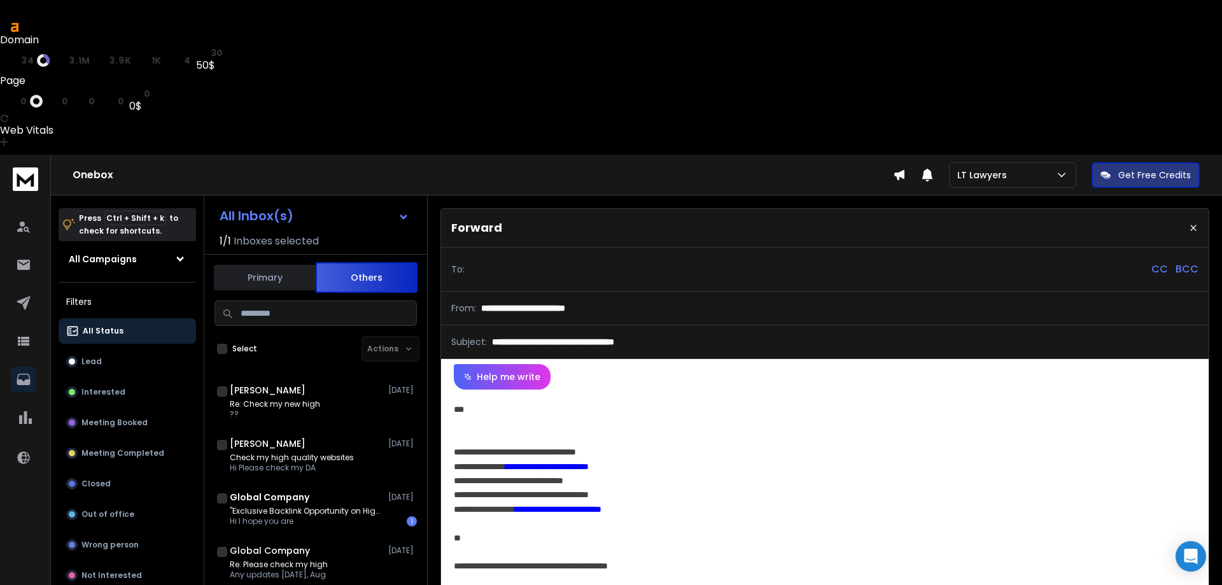
click at [1191, 225] on icon at bounding box center [1193, 228] width 6 height 6
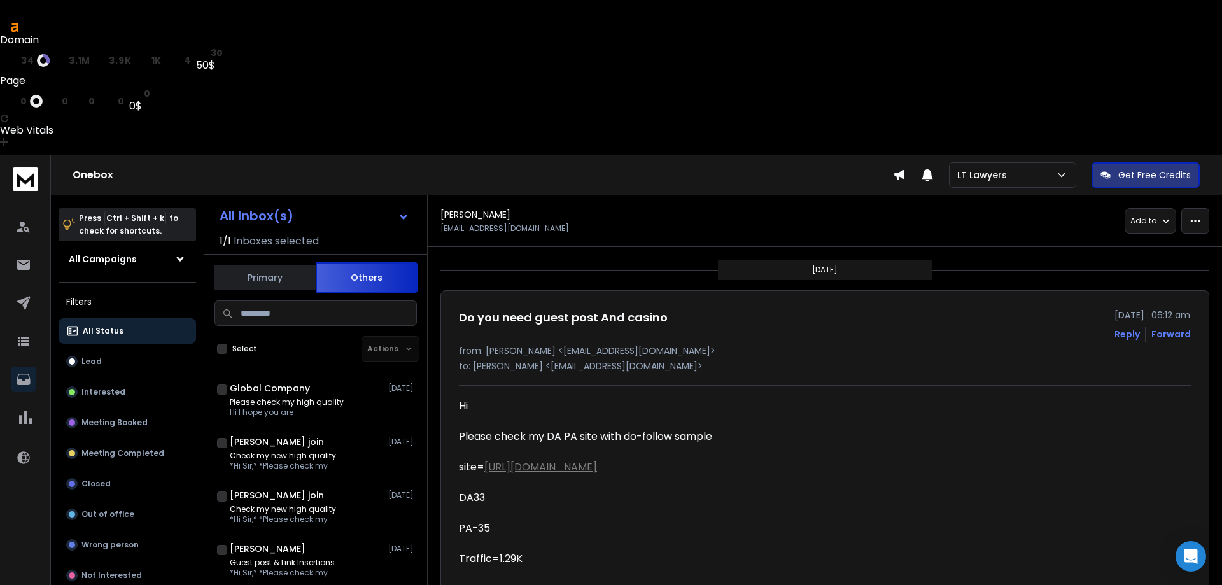
scroll to position [599, 0]
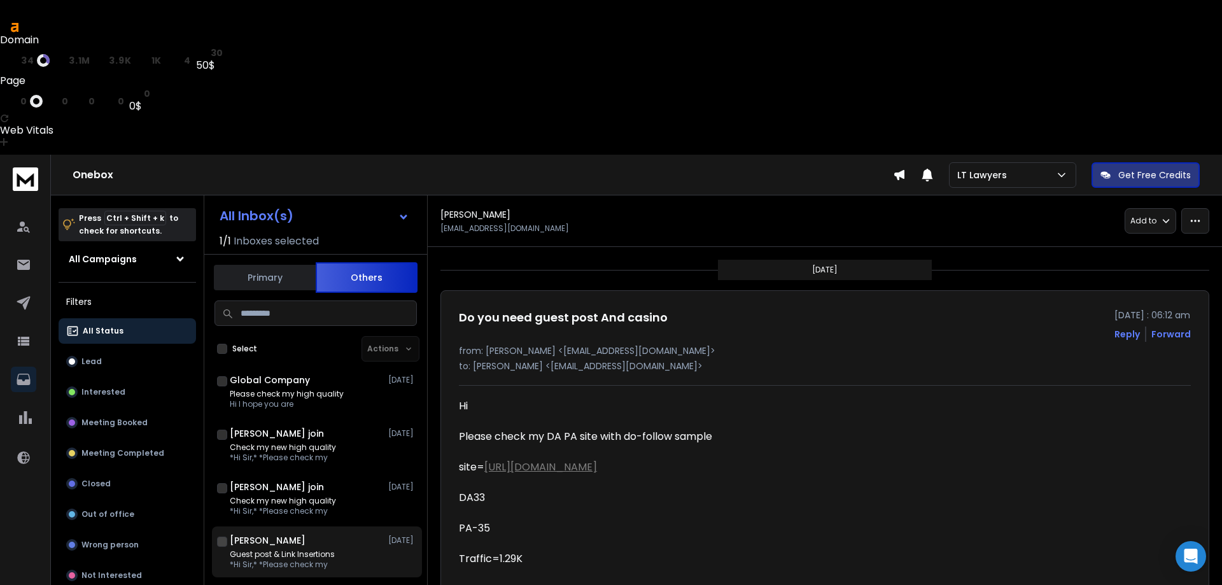
click at [323, 534] on div "Millie Falreya 31 Jul" at bounding box center [323, 540] width 187 height 13
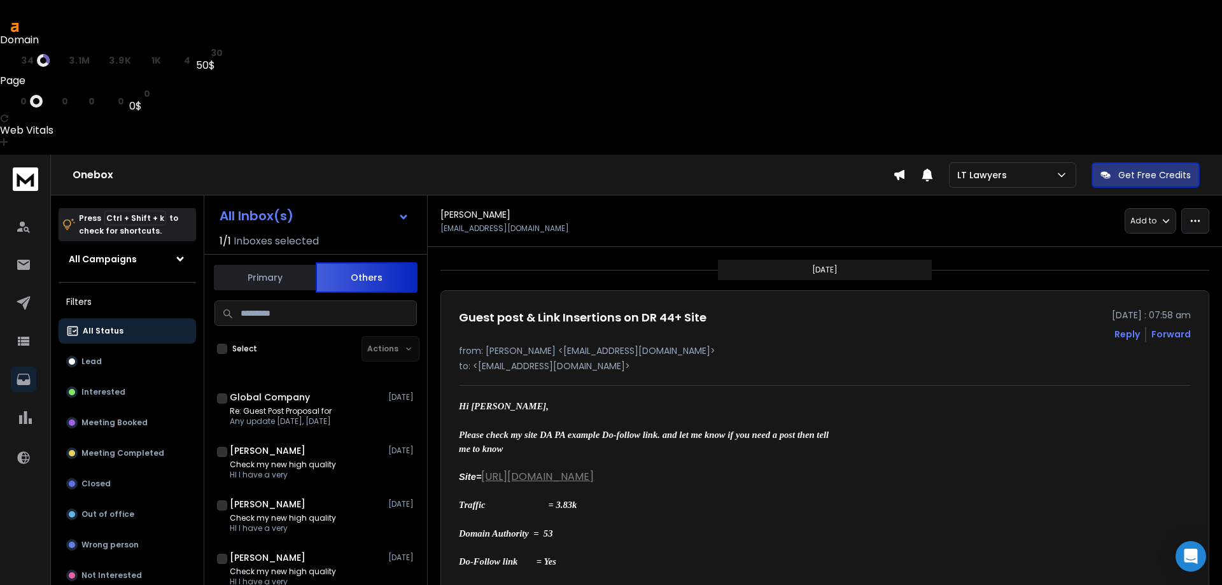
scroll to position [1014, 0]
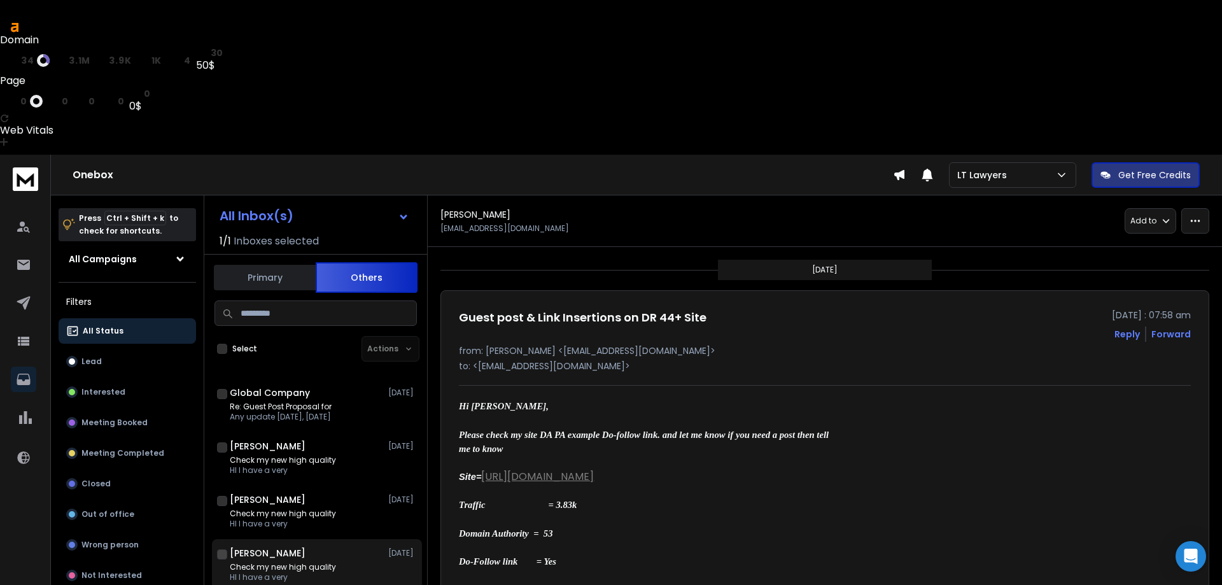
click at [308, 562] on p "Check my new high quality" at bounding box center [283, 567] width 106 height 10
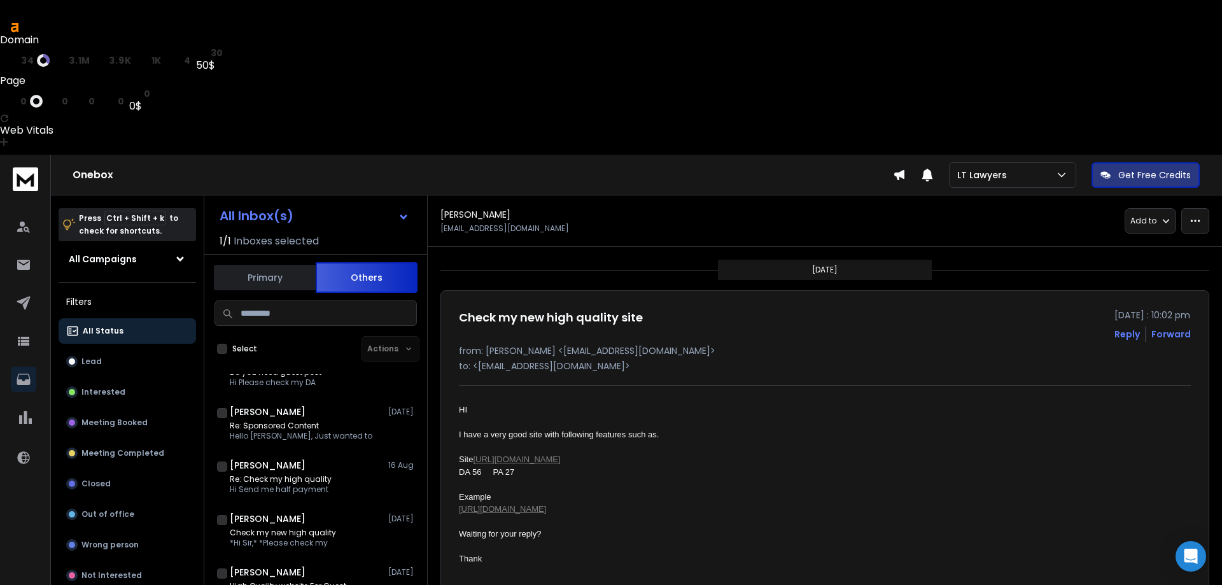
scroll to position [0, 0]
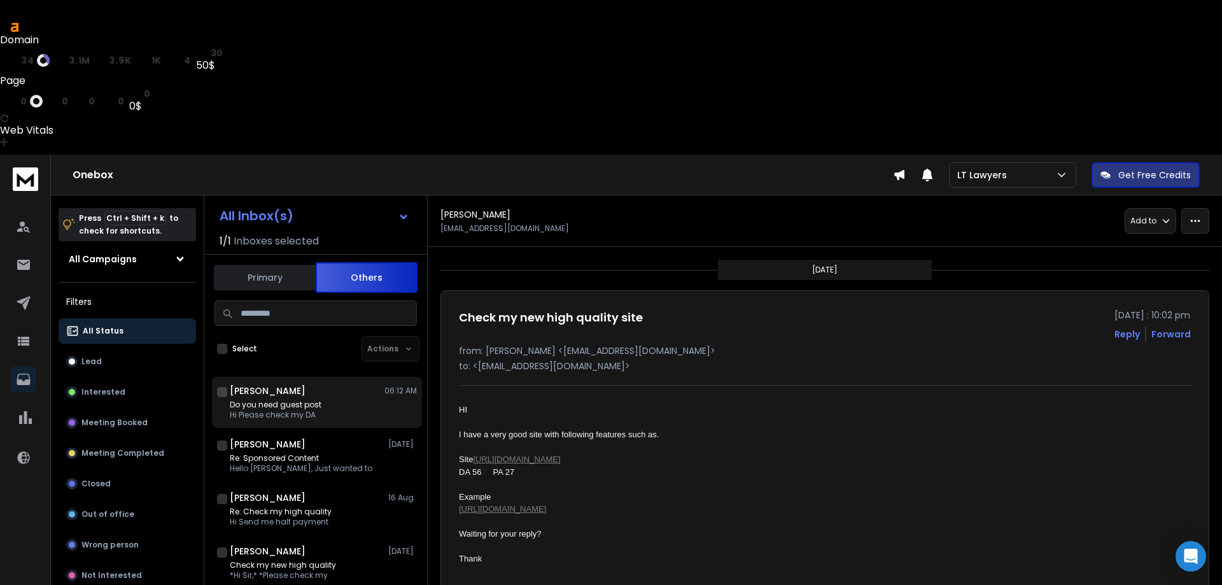
click at [342, 400] on div "Do you need guest post Hi Please check my DA" at bounding box center [323, 410] width 187 height 20
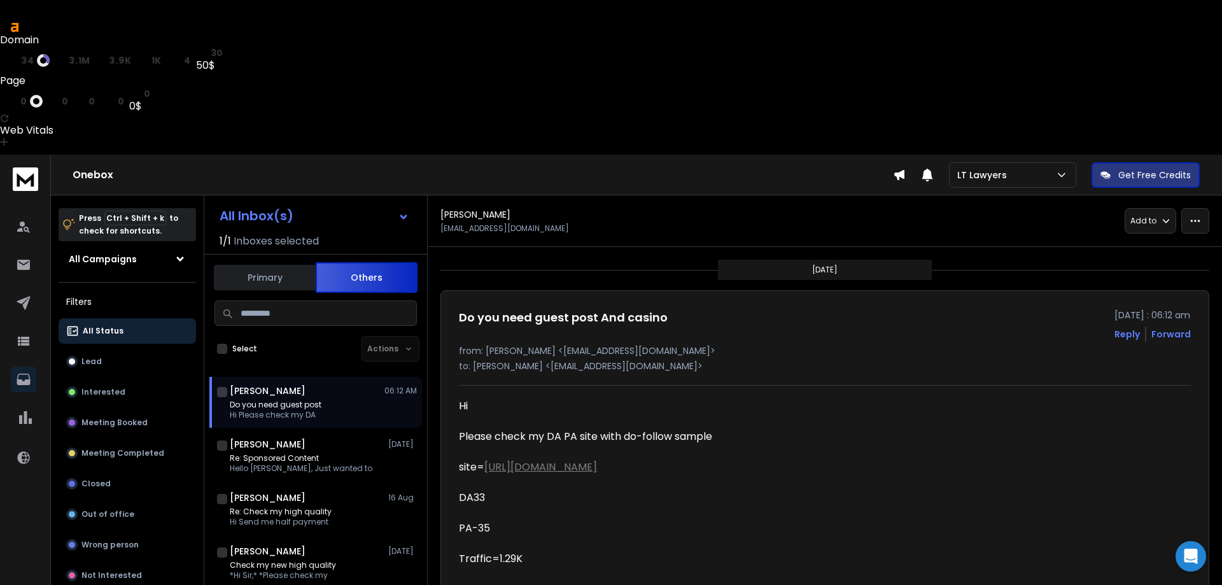
click at [783, 208] on div "Jon Boys JB jonboyslinksale@gmail.com" at bounding box center [630, 220] width 380 height 25
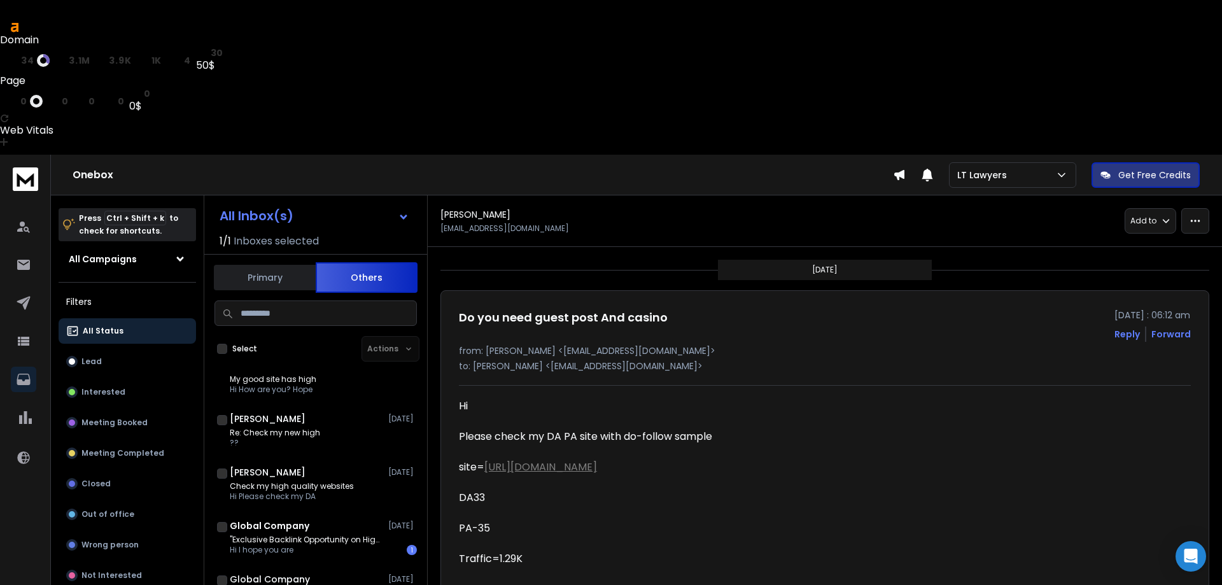
scroll to position [321, 0]
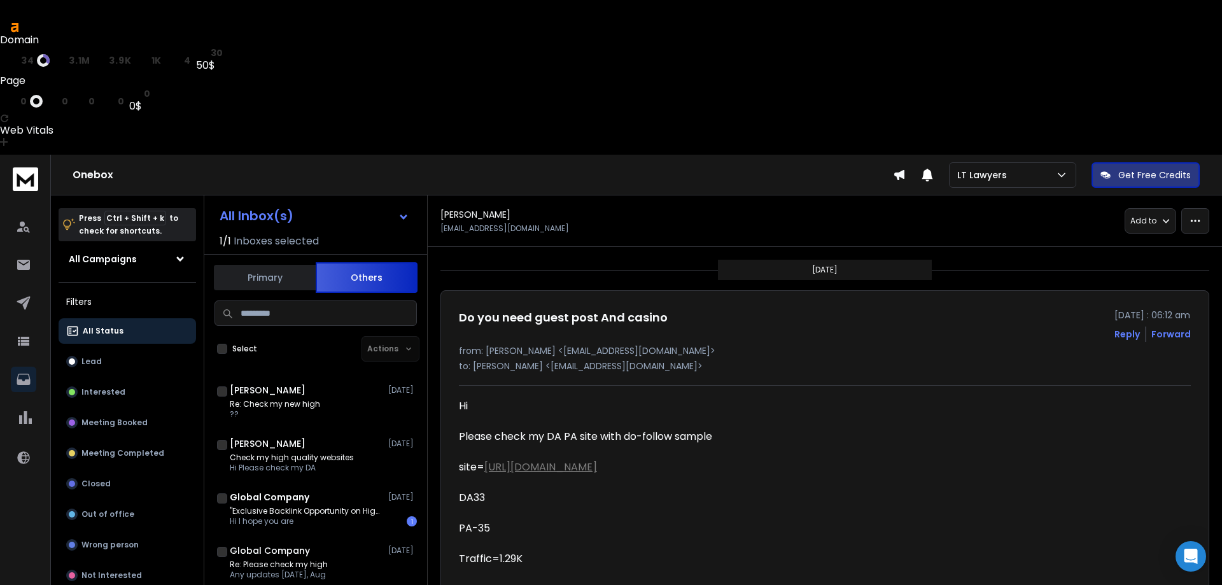
click at [31, 426] on div "H" at bounding box center [25, 447] width 51 height 585
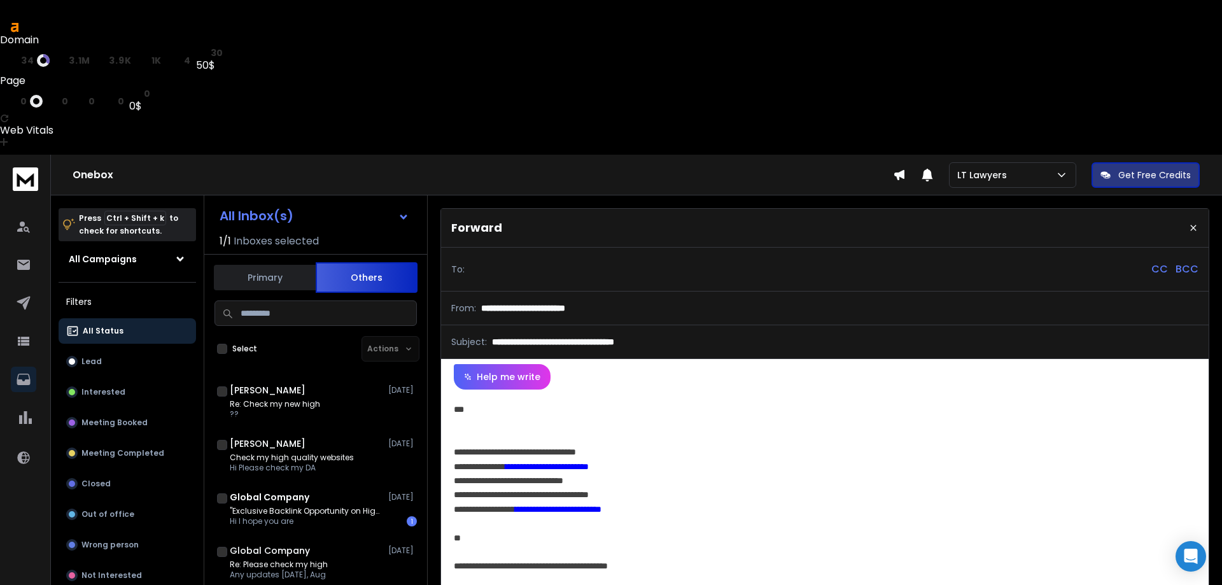
click at [1191, 225] on icon at bounding box center [1193, 228] width 6 height 6
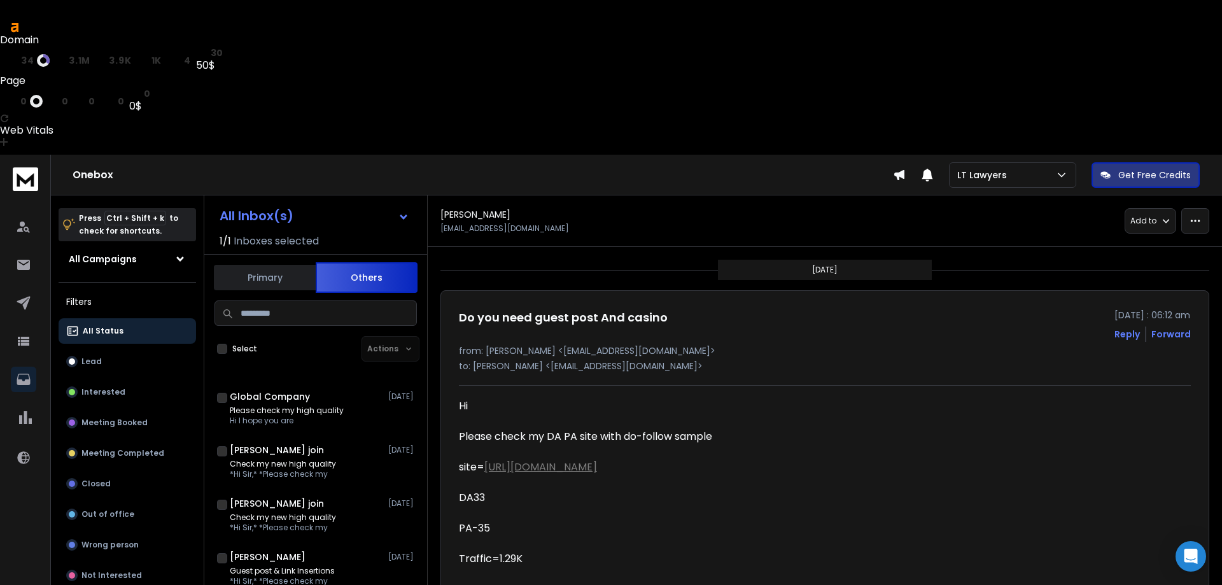
scroll to position [599, 0]
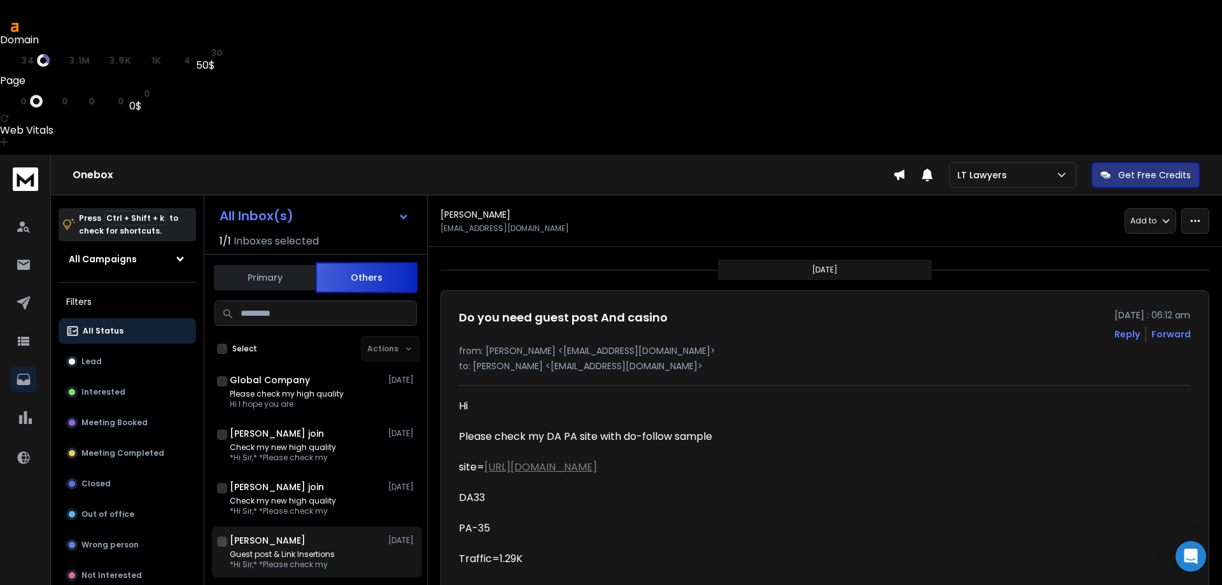
click at [323, 534] on div "Millie Falreya 31 Jul" at bounding box center [323, 540] width 187 height 13
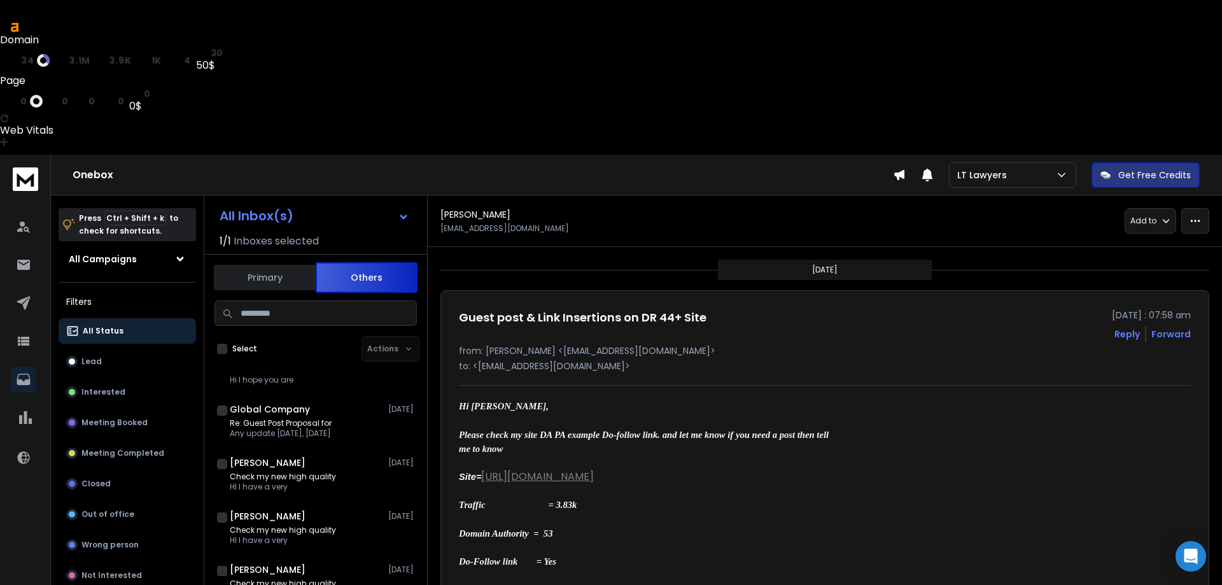
scroll to position [1013, 0]
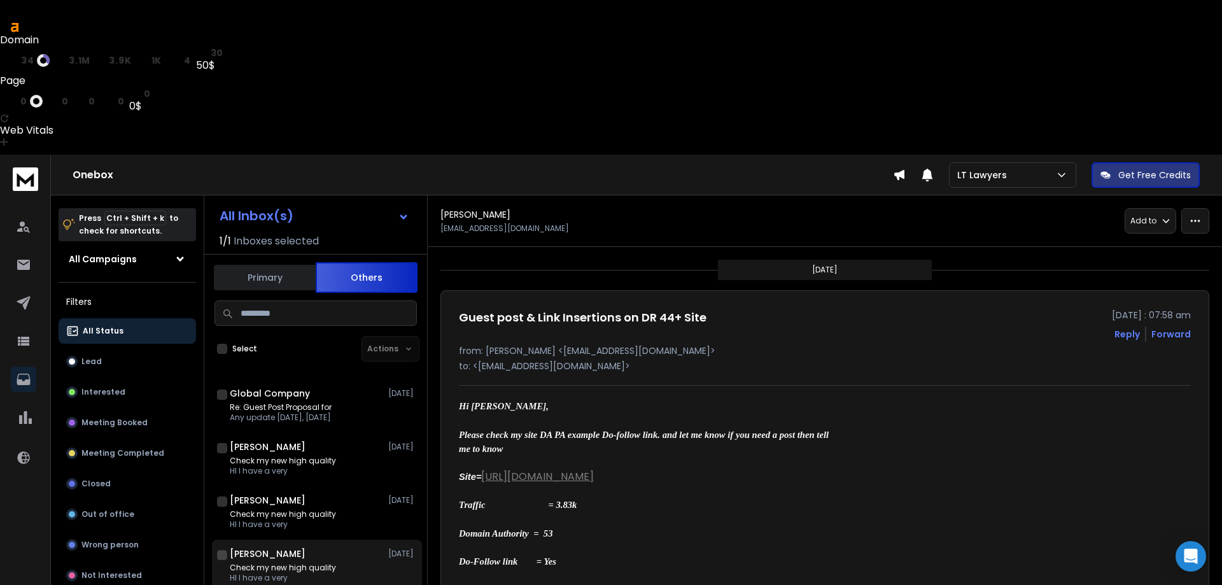
click at [308, 562] on p "Check my new high quality" at bounding box center [283, 567] width 106 height 10
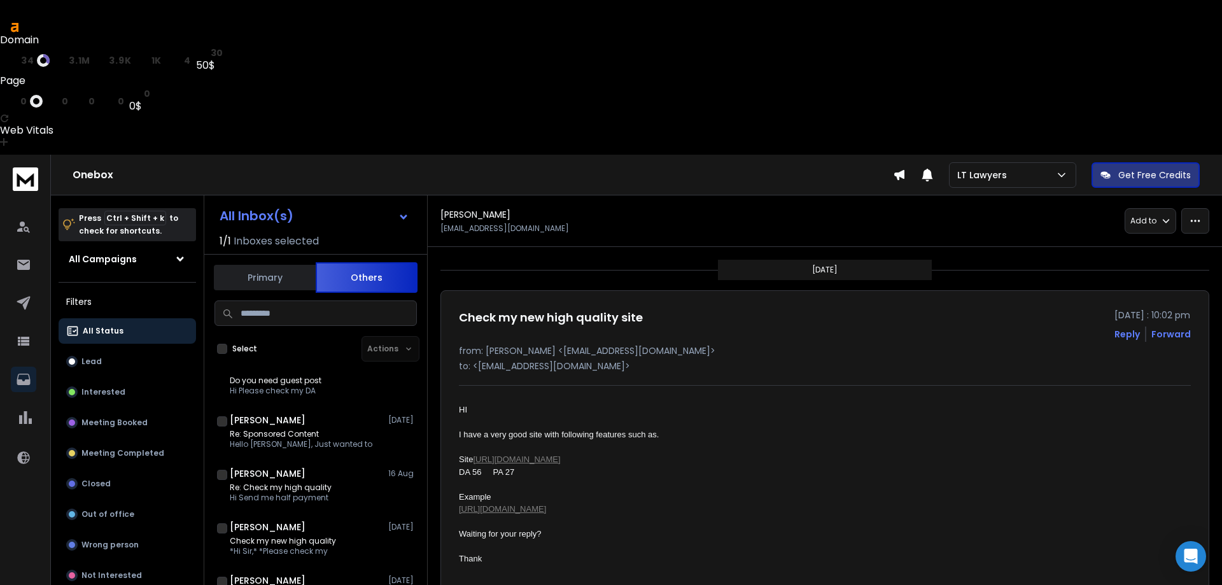
scroll to position [0, 0]
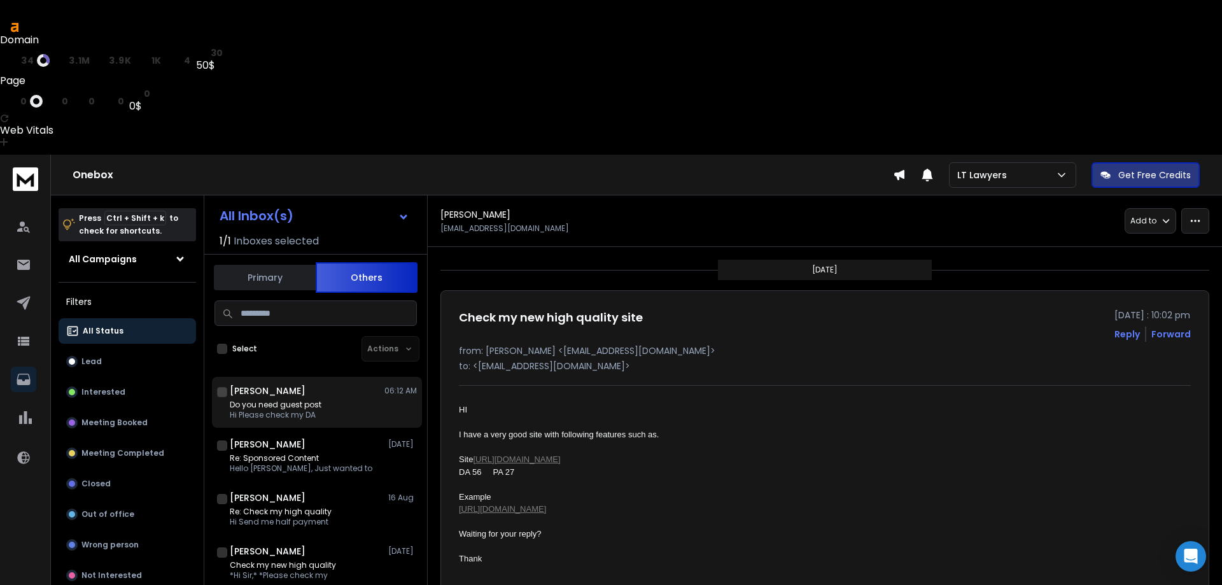
click at [342, 400] on div "Do you need guest post Hi Please check my DA" at bounding box center [323, 410] width 187 height 20
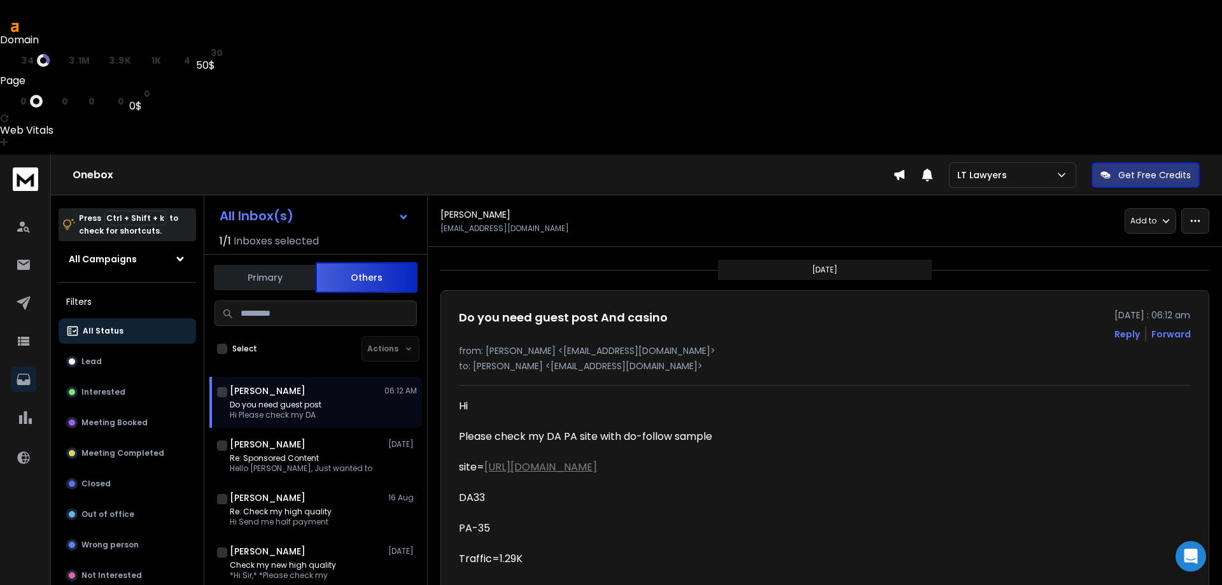
click at [783, 208] on div "Jon Boys JB jonboyslinksale@gmail.com" at bounding box center [630, 220] width 380 height 25
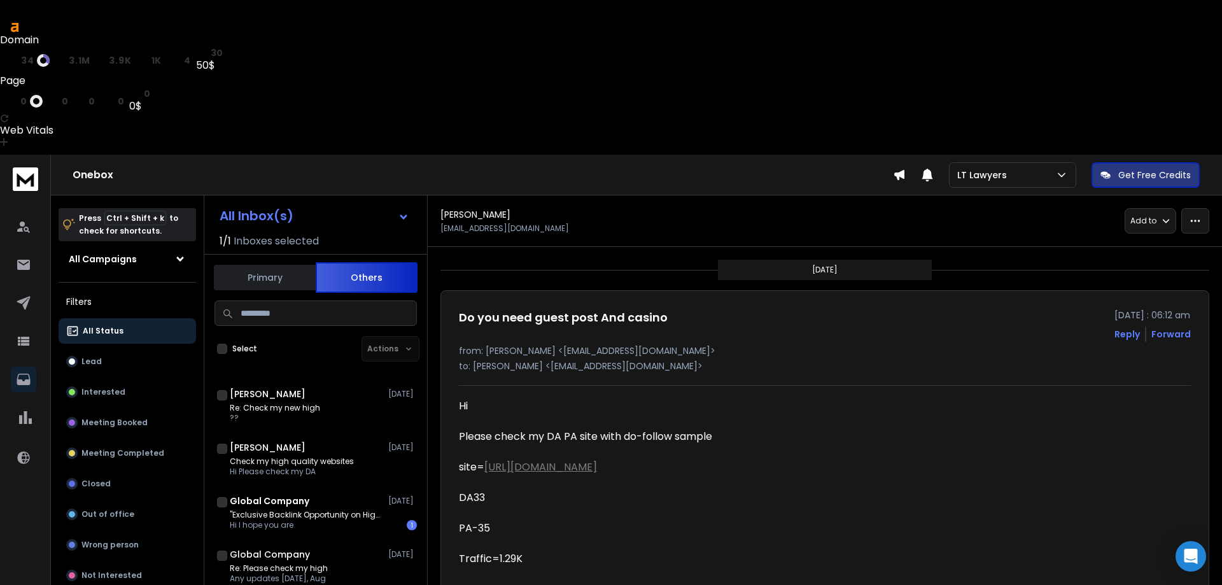
scroll to position [321, 0]
click at [31, 426] on div "H" at bounding box center [25, 447] width 51 height 585
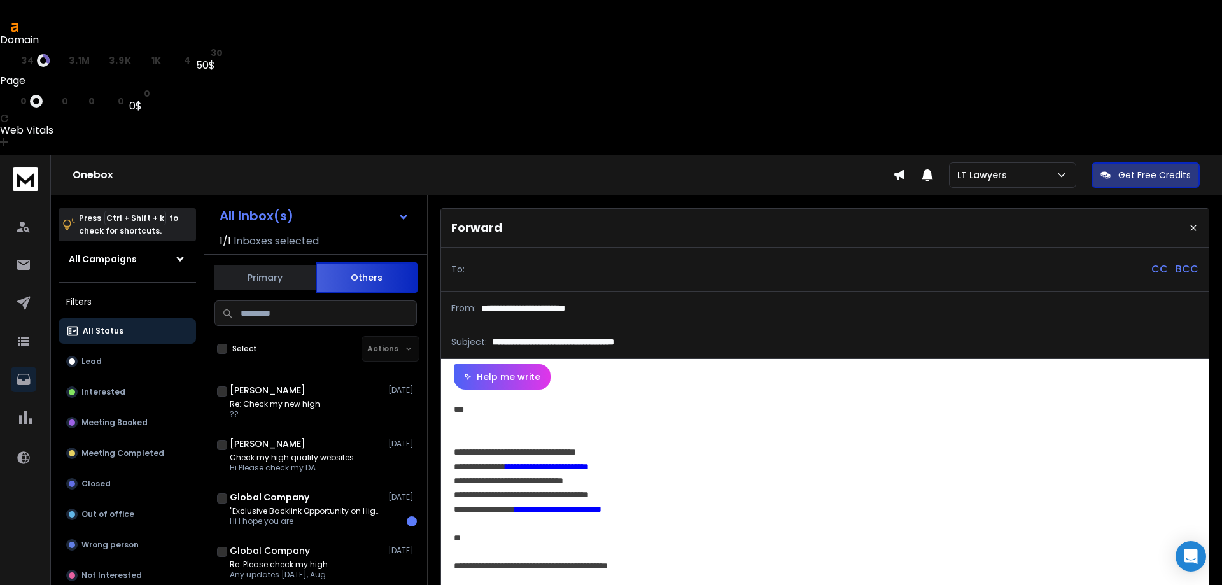
click at [1191, 225] on icon at bounding box center [1193, 228] width 6 height 6
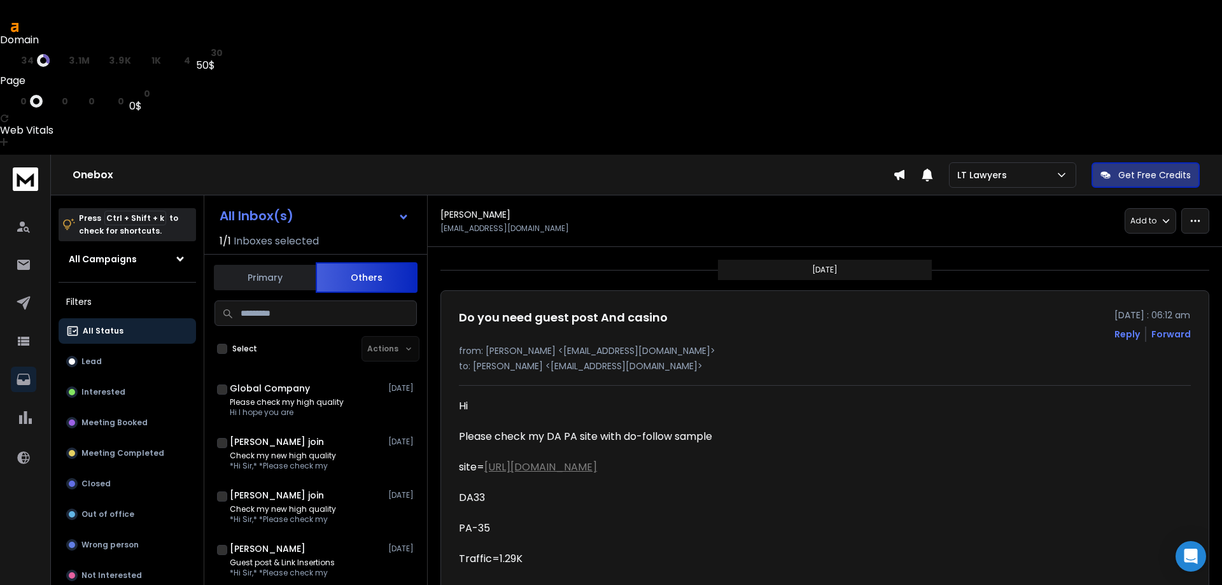
scroll to position [599, 0]
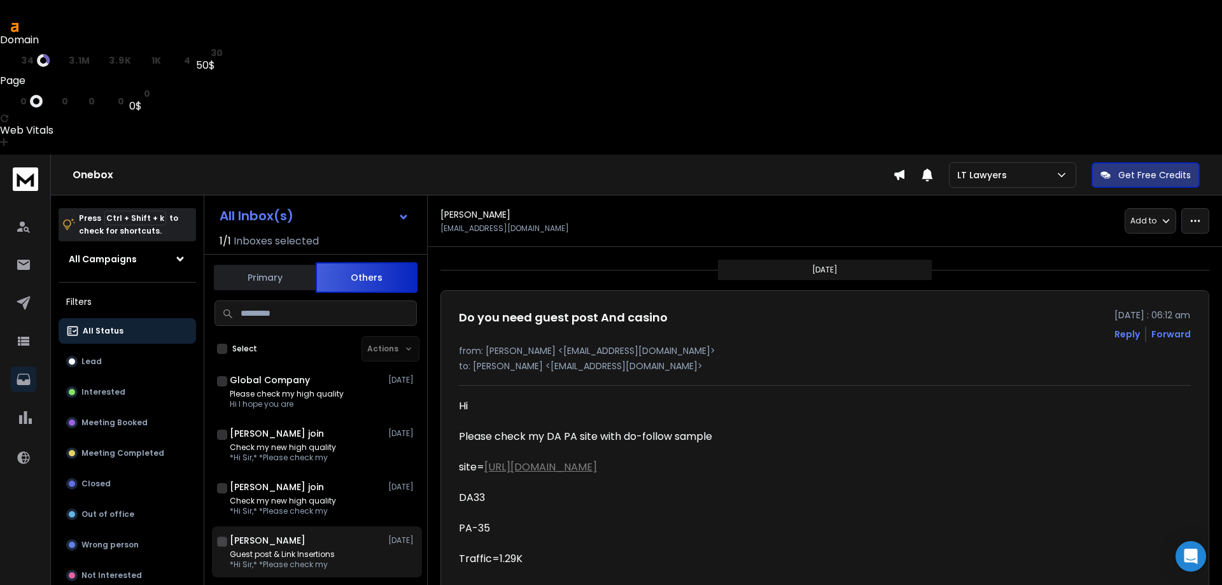
click at [323, 534] on div "Millie Falreya 31 Jul" at bounding box center [323, 540] width 187 height 13
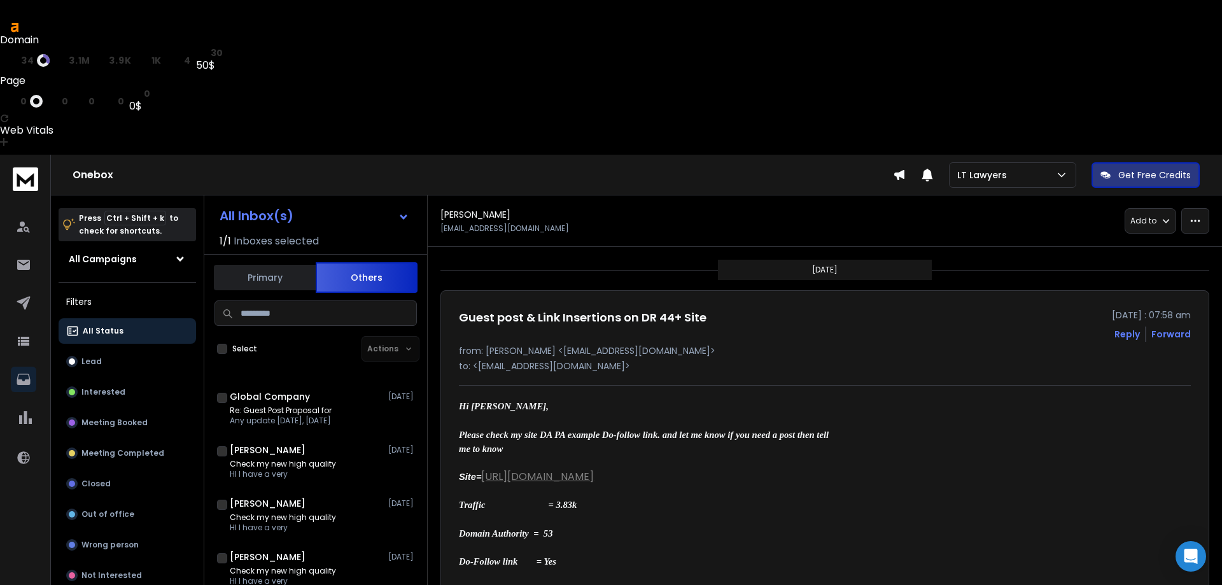
scroll to position [1014, 0]
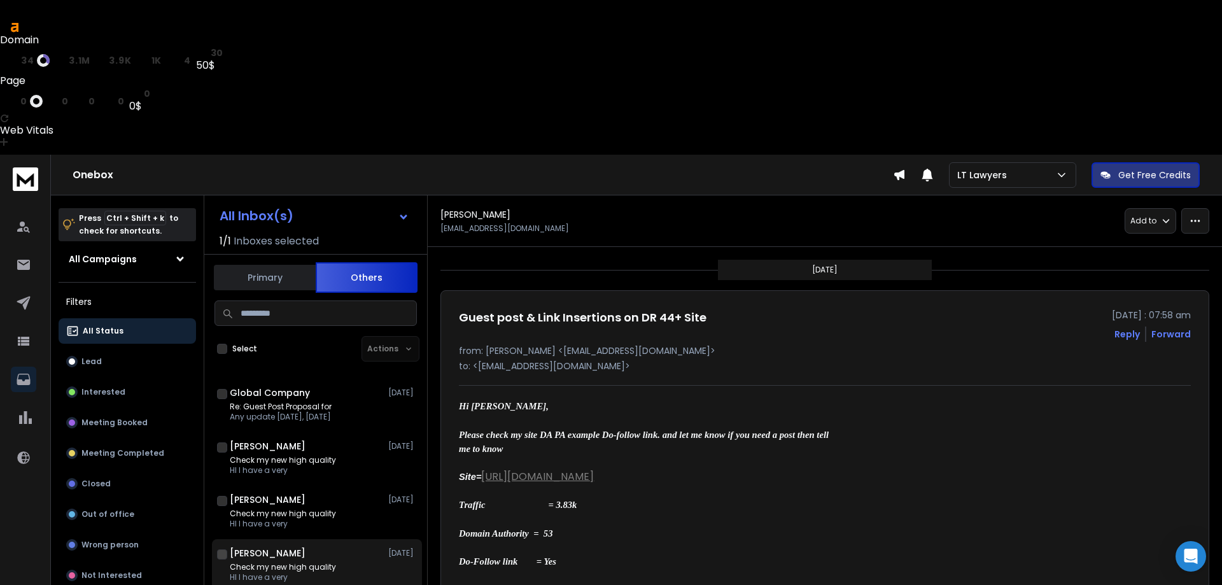
click at [308, 562] on p "Check my new high quality" at bounding box center [283, 567] width 106 height 10
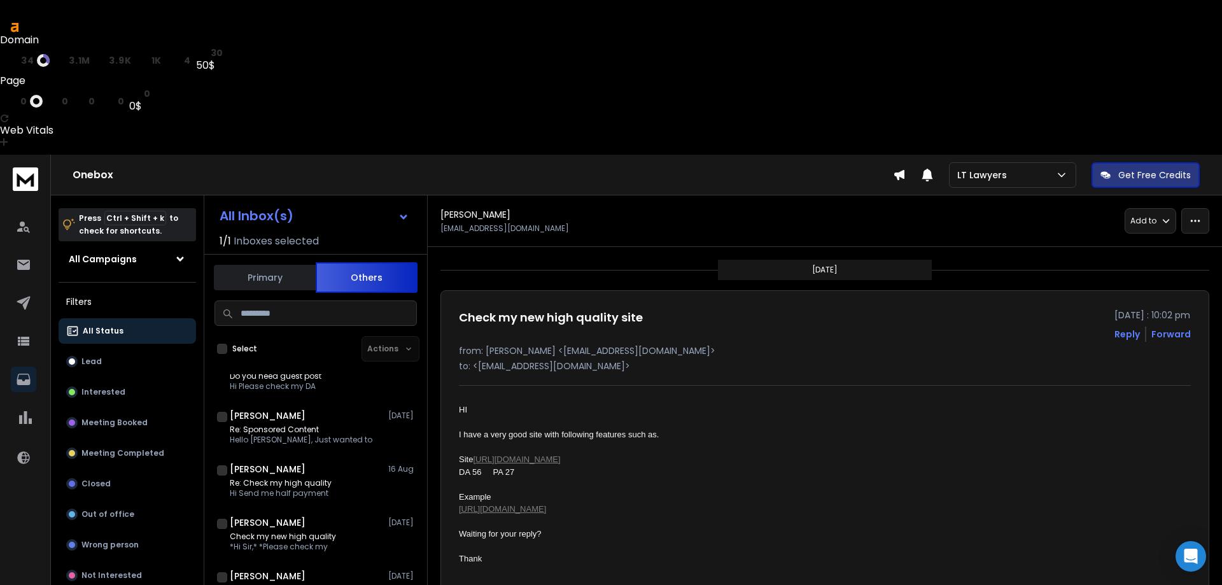
scroll to position [0, 0]
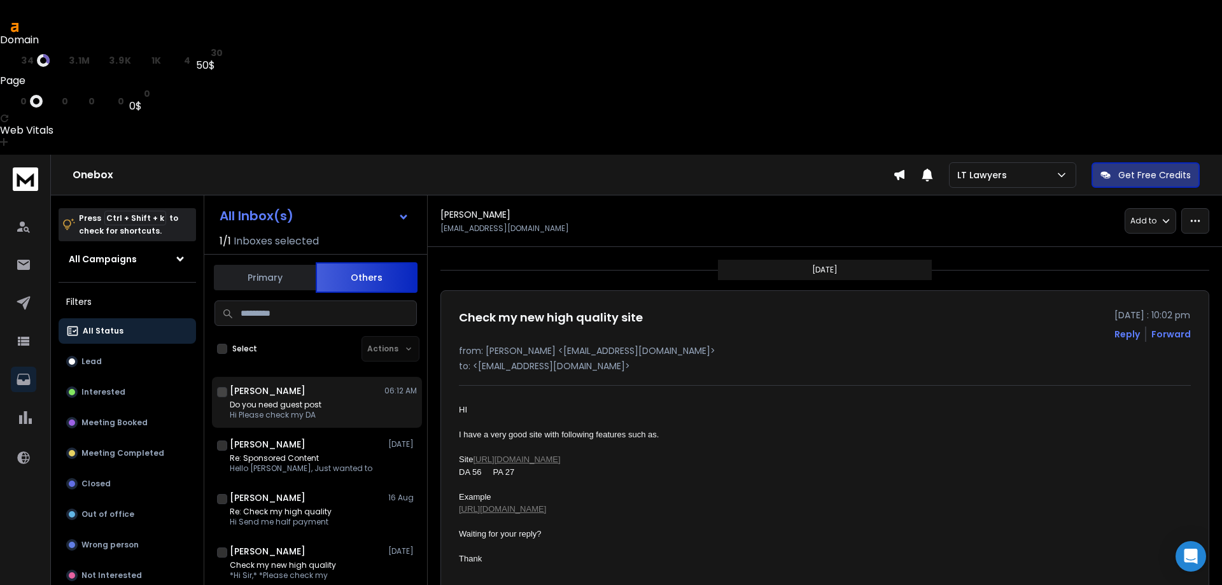
click at [342, 400] on div "Do you need guest post Hi Please check my DA" at bounding box center [323, 410] width 187 height 20
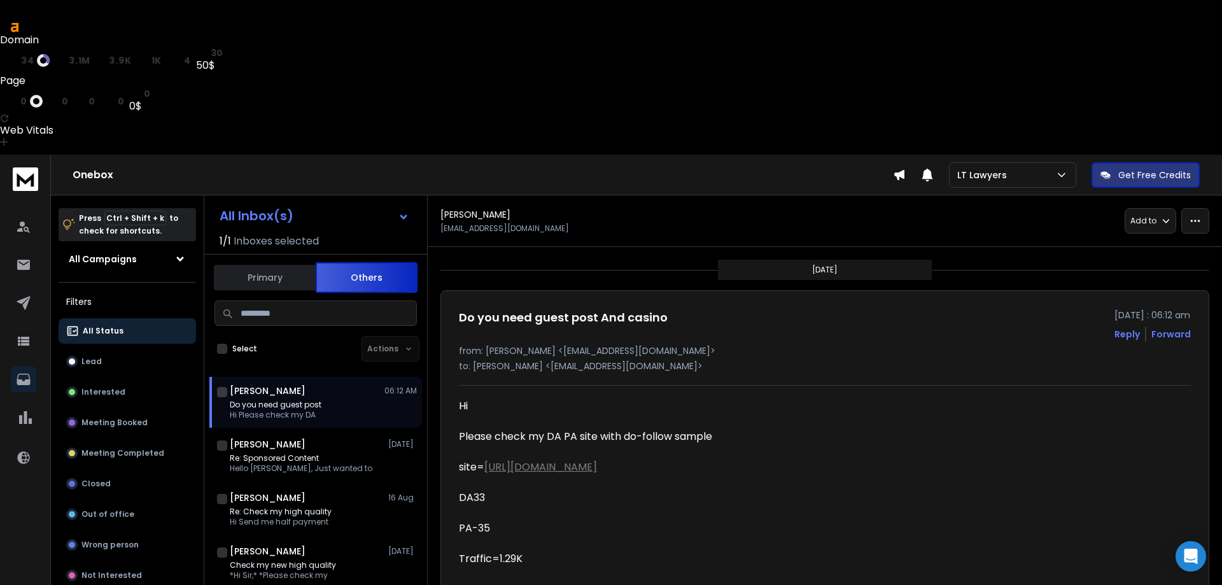
click at [783, 208] on div "Jon Boys JB jonboyslinksale@gmail.com" at bounding box center [630, 220] width 380 height 25
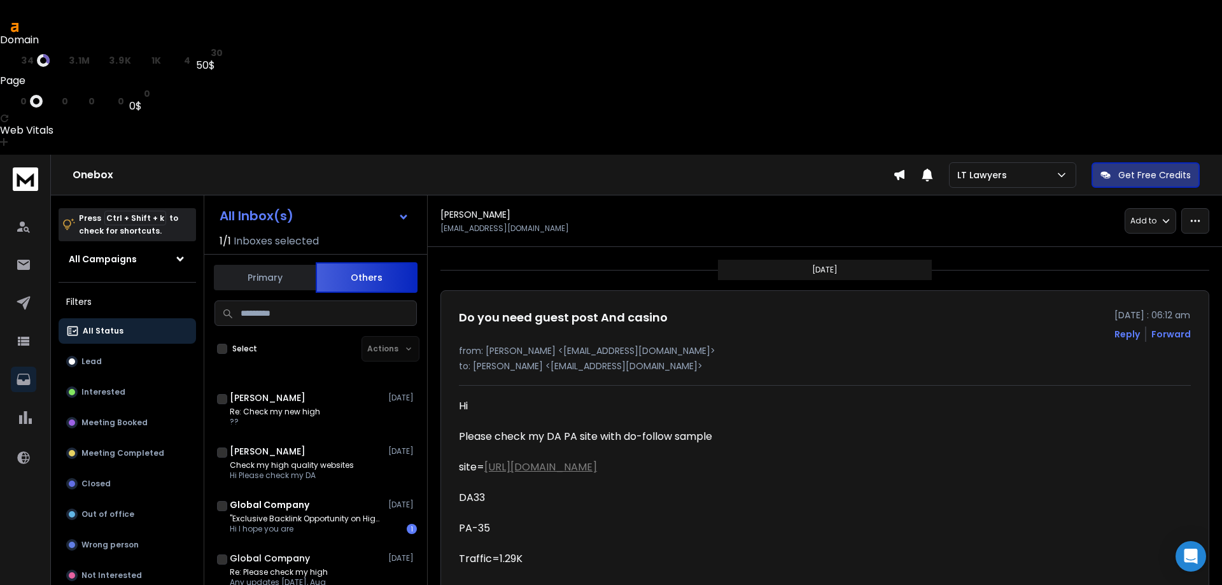
scroll to position [321, 0]
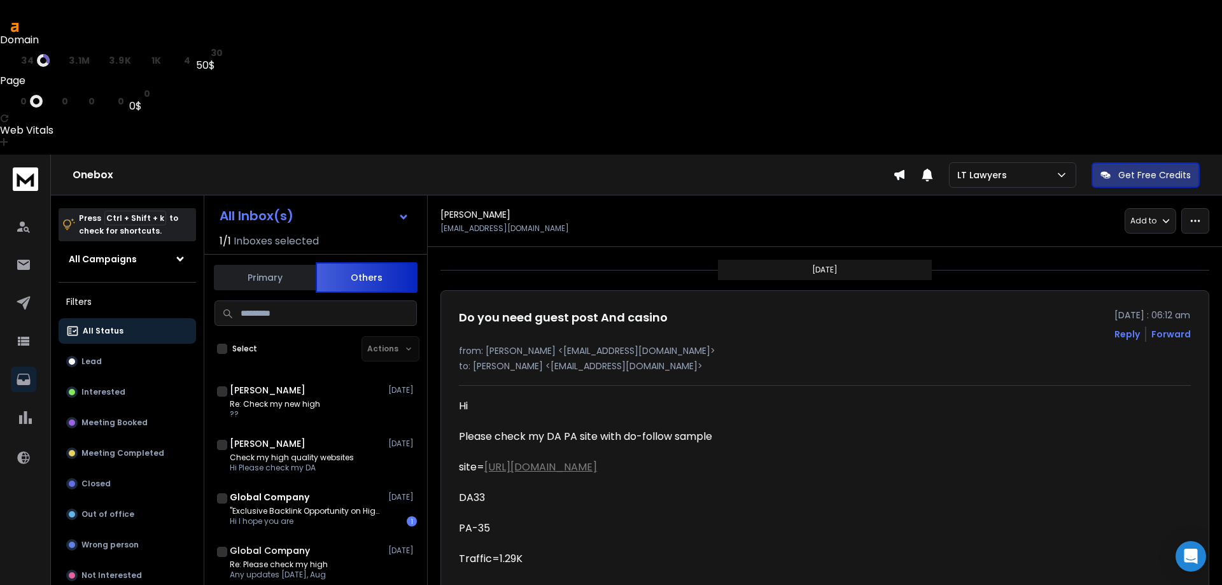
click at [31, 426] on div "H" at bounding box center [25, 447] width 51 height 585
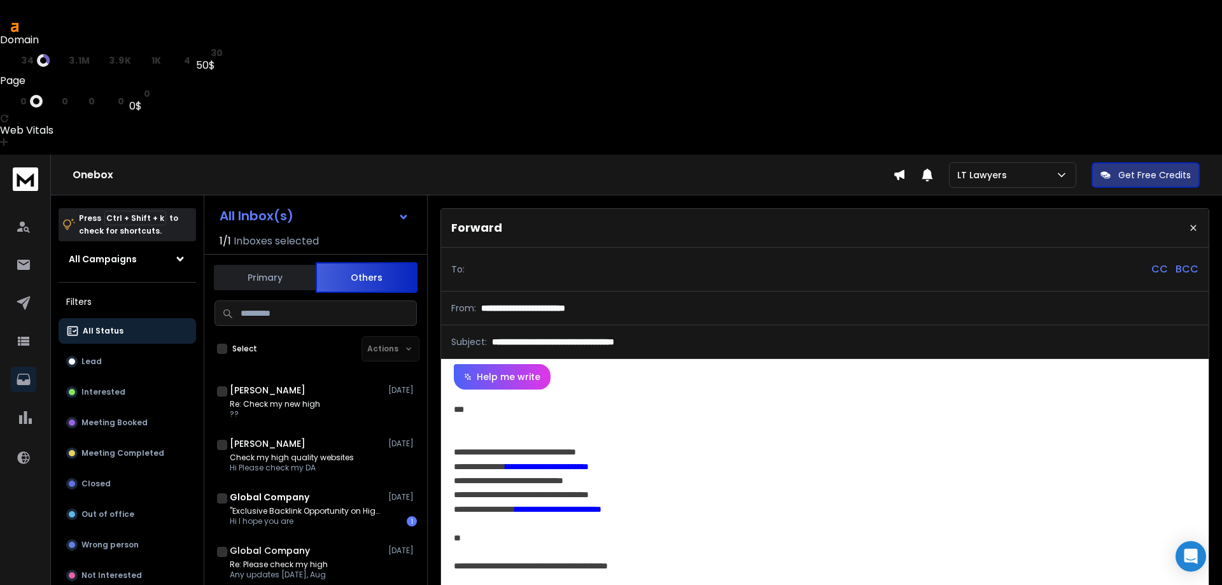
click at [1191, 225] on icon at bounding box center [1193, 228] width 6 height 6
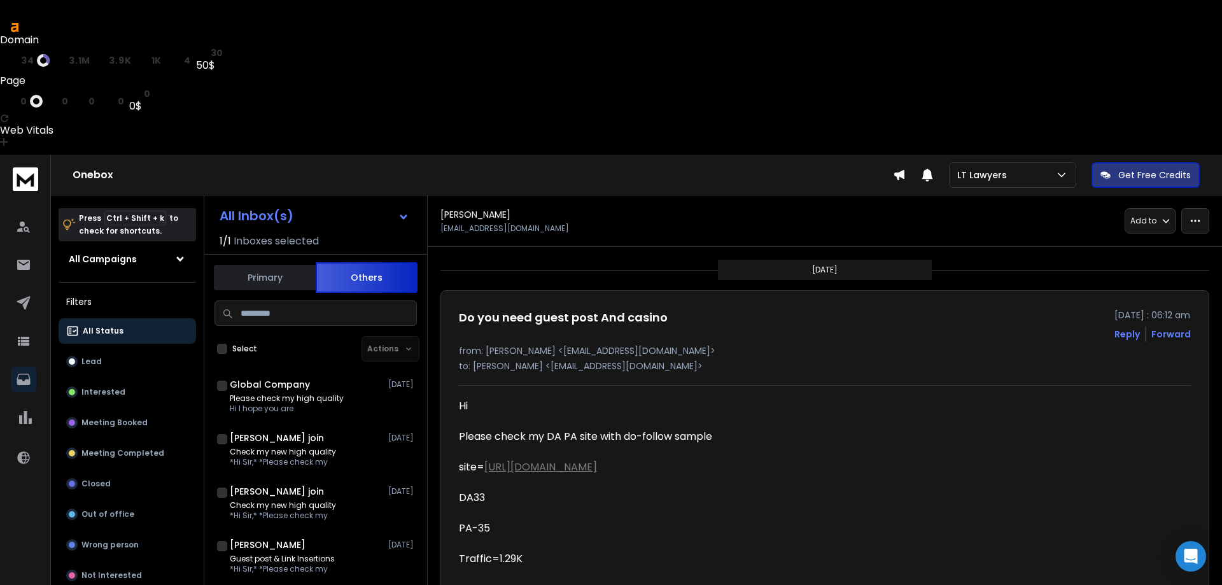
scroll to position [598, 0]
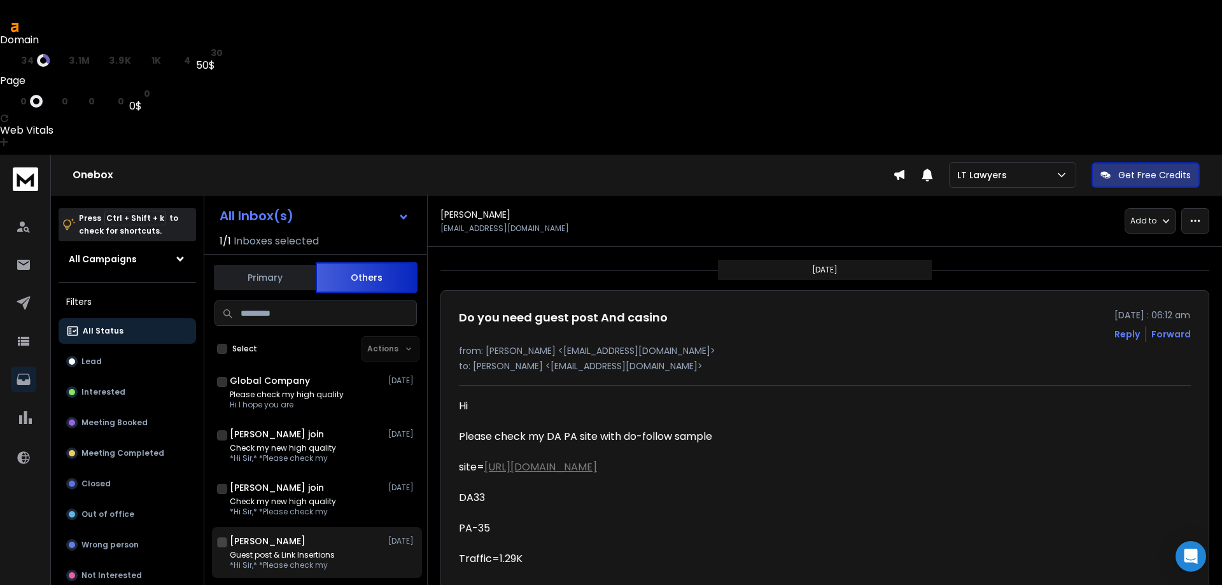
click at [323, 534] on div "Millie Falreya 31 Jul" at bounding box center [323, 540] width 187 height 13
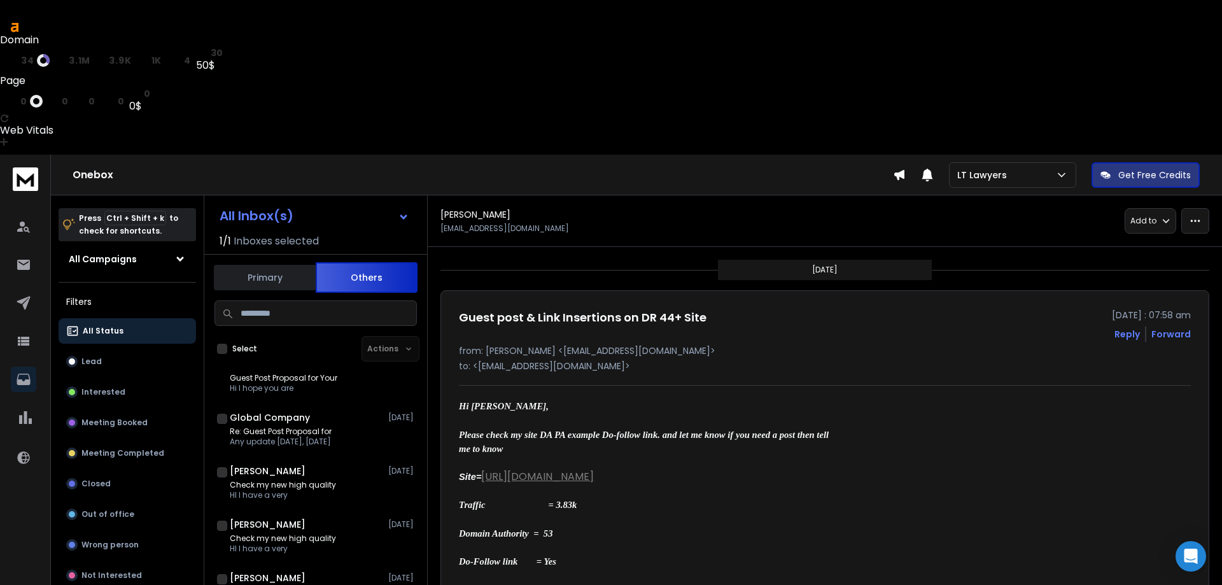
scroll to position [1010, 0]
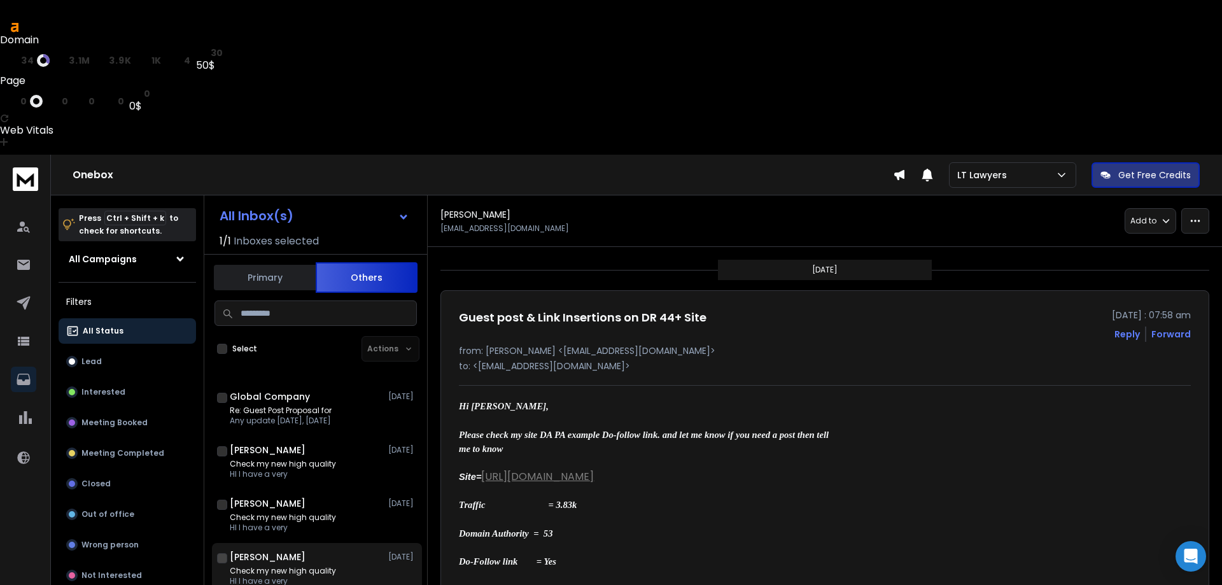
click at [308, 550] on div "Humaira Rajpoot 24 Jul Check my new high quality HI I have a very" at bounding box center [323, 568] width 187 height 36
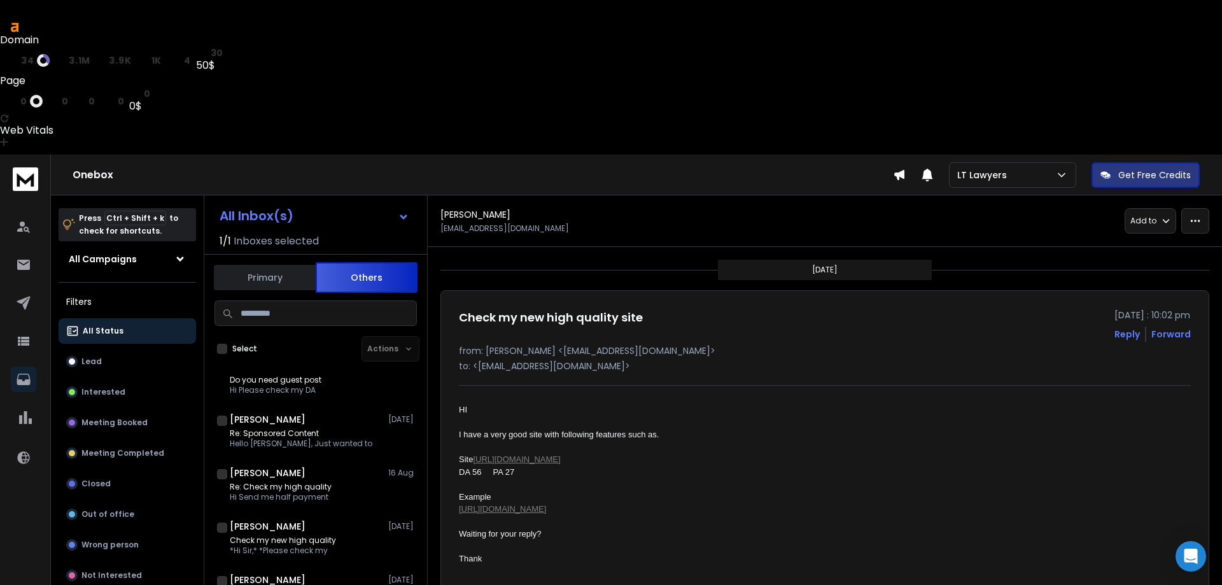
scroll to position [0, 0]
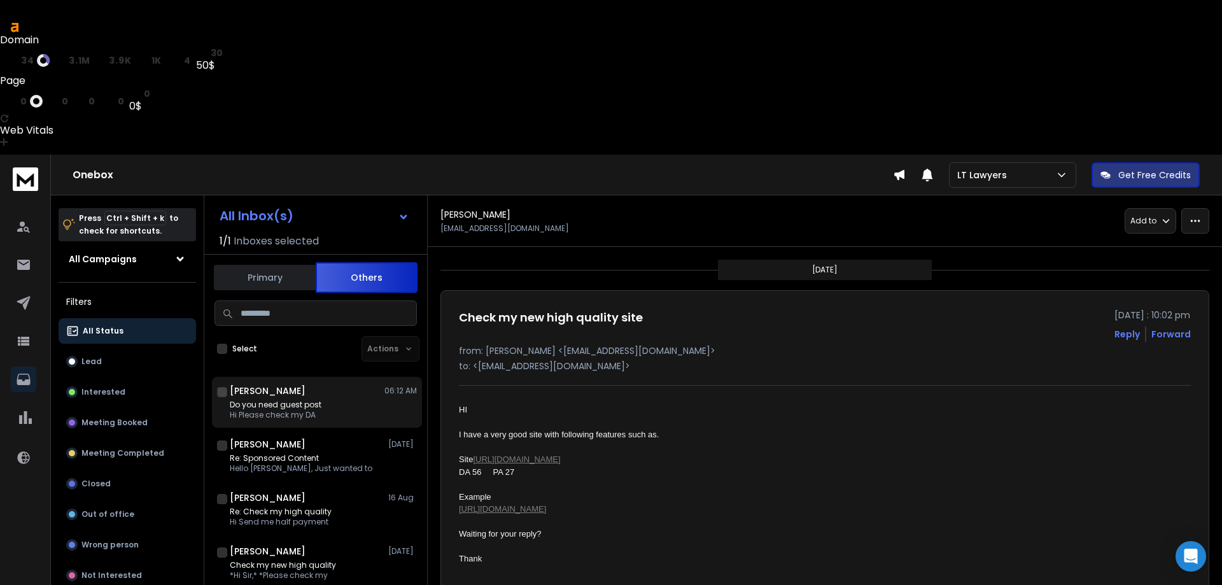
click at [342, 400] on div "Do you need guest post Hi Please check my DA" at bounding box center [323, 410] width 187 height 20
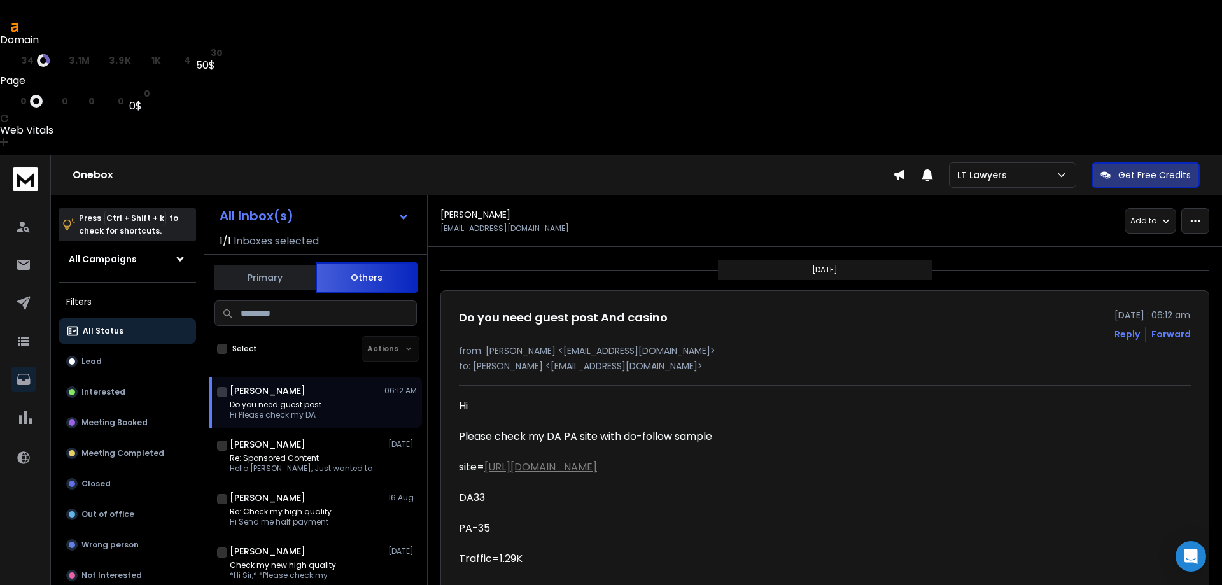
click at [783, 208] on div "Jon Boys JB jonboyslinksale@gmail.com" at bounding box center [630, 220] width 380 height 25
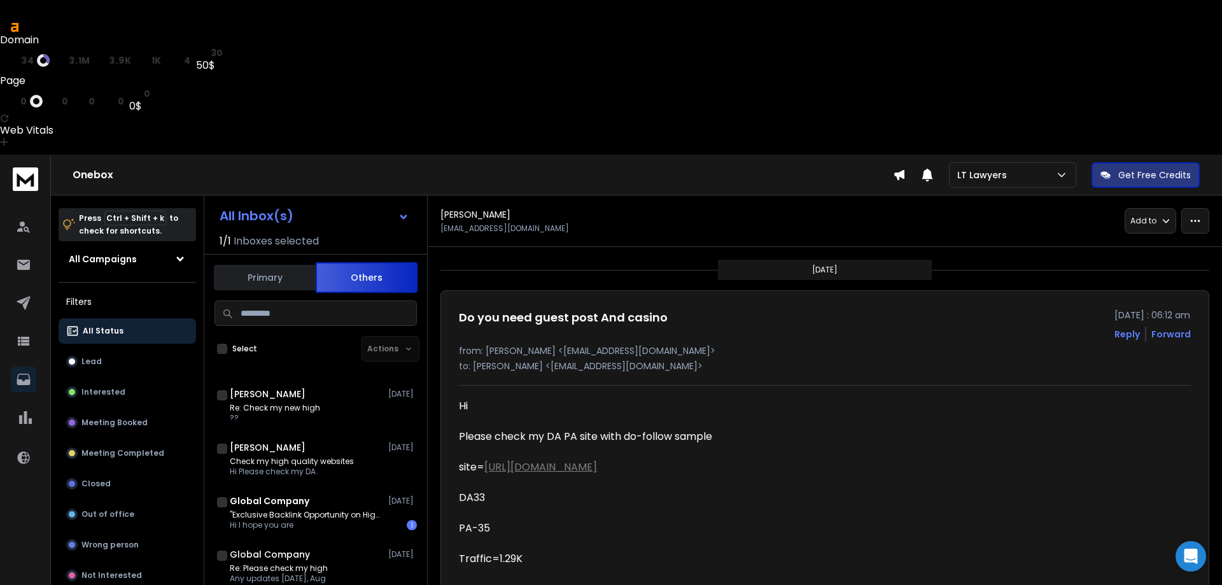
scroll to position [321, 0]
click at [31, 426] on div "H" at bounding box center [25, 447] width 51 height 585
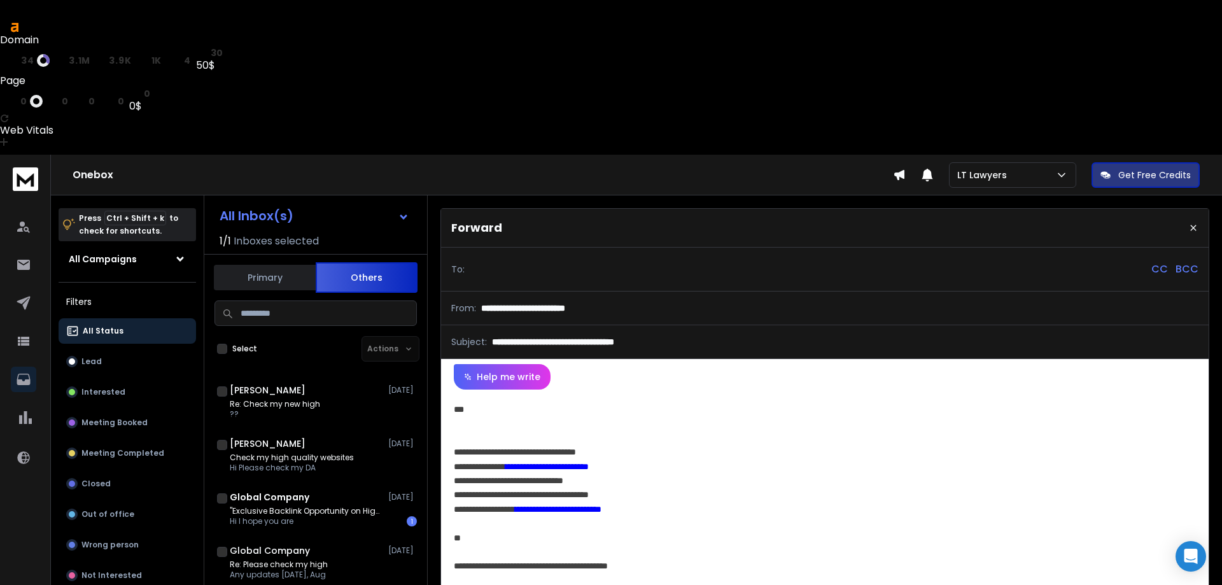
click at [1191, 225] on icon at bounding box center [1193, 228] width 6 height 6
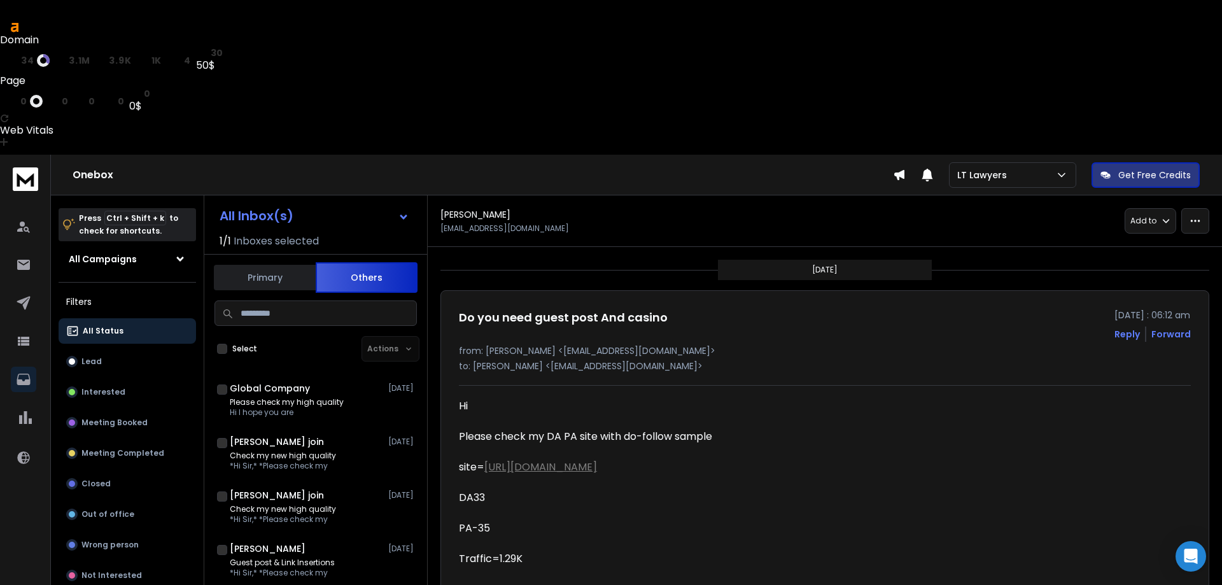
scroll to position [598, 0]
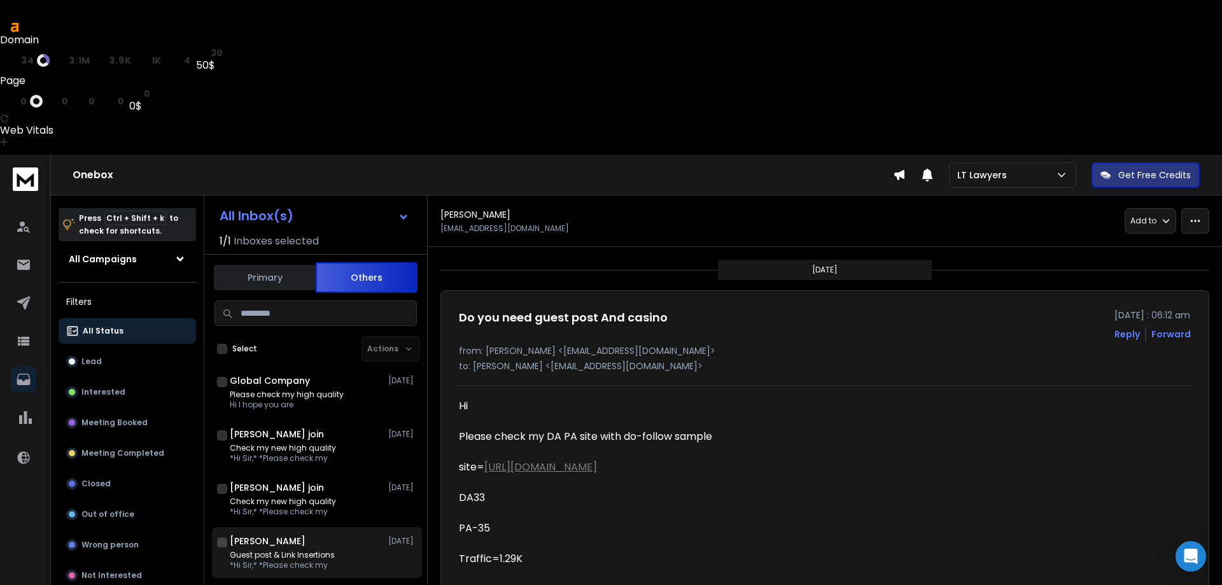
click at [323, 534] on div "Millie Falreya 31 Jul" at bounding box center [323, 540] width 187 height 13
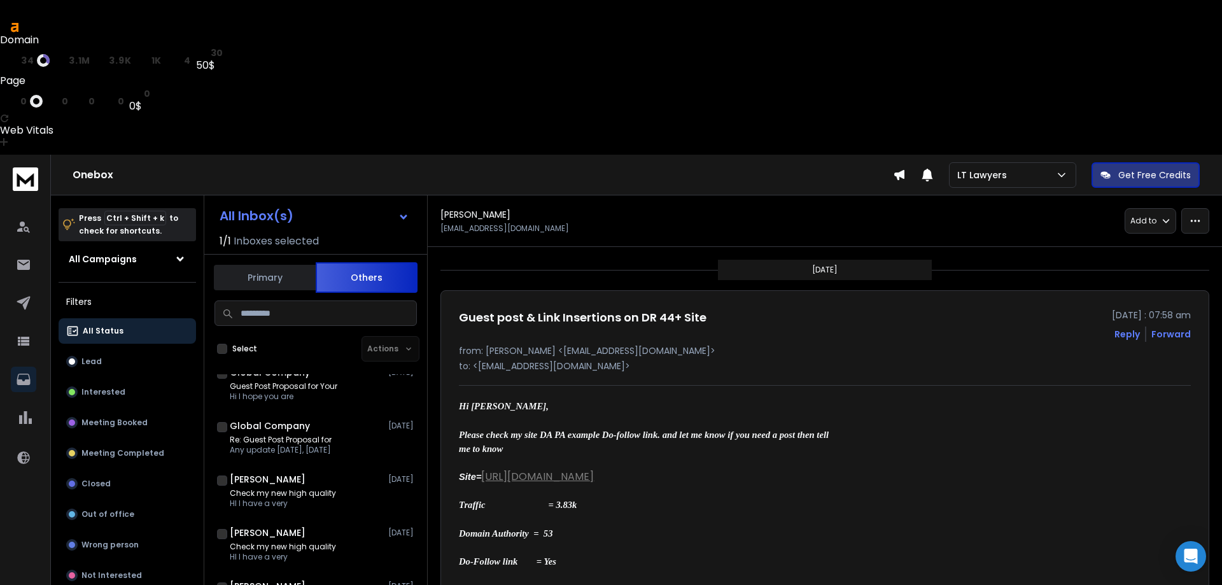
scroll to position [1009, 0]
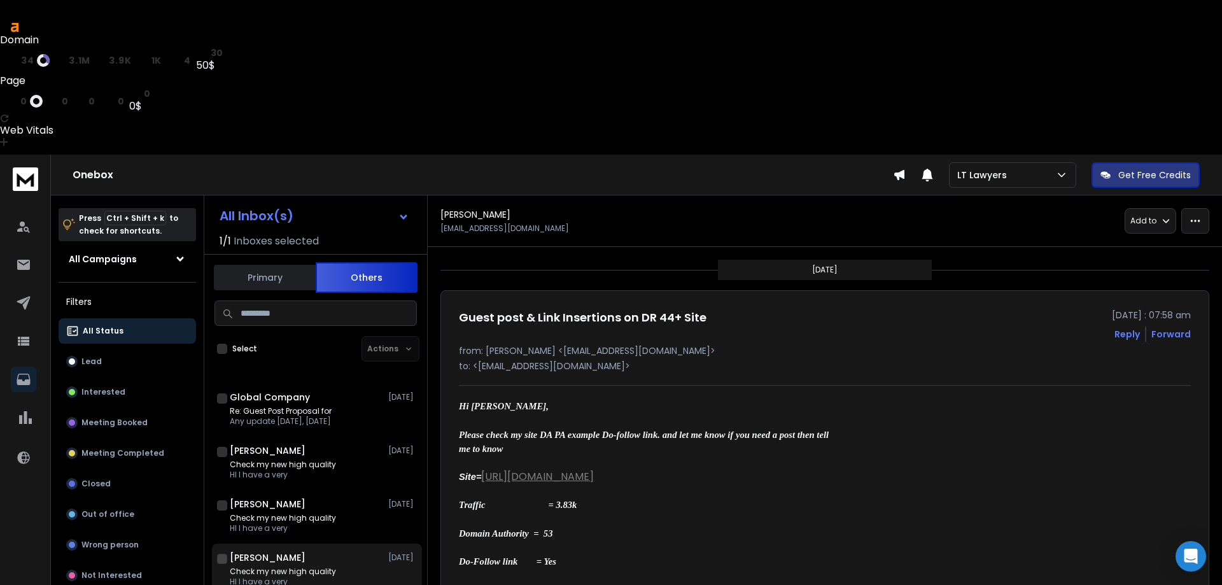
click at [308, 551] on div "Humaira Rajpoot 24 Jul Check my new high quality HI I have a very" at bounding box center [323, 569] width 187 height 36
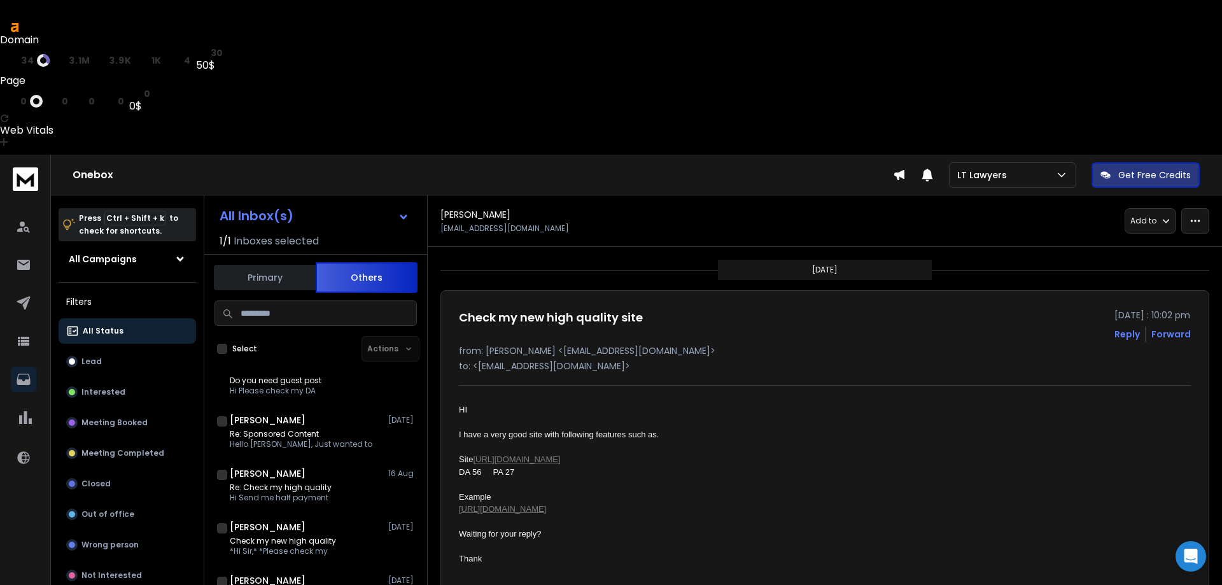
scroll to position [0, 0]
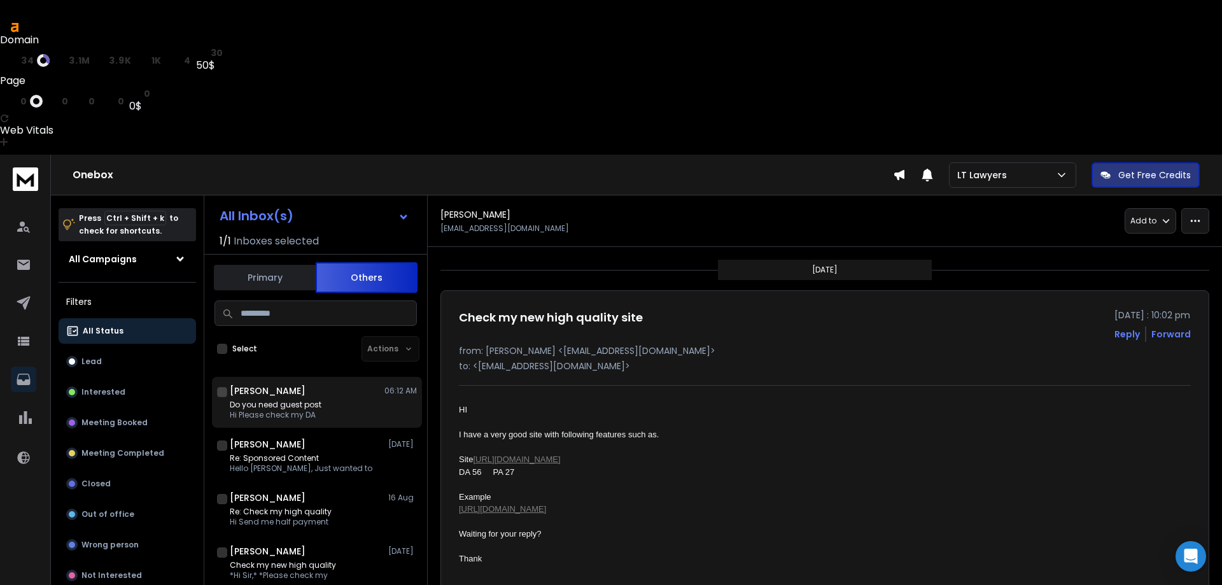
click at [342, 400] on div "Do you need guest post Hi Please check my DA" at bounding box center [323, 410] width 187 height 20
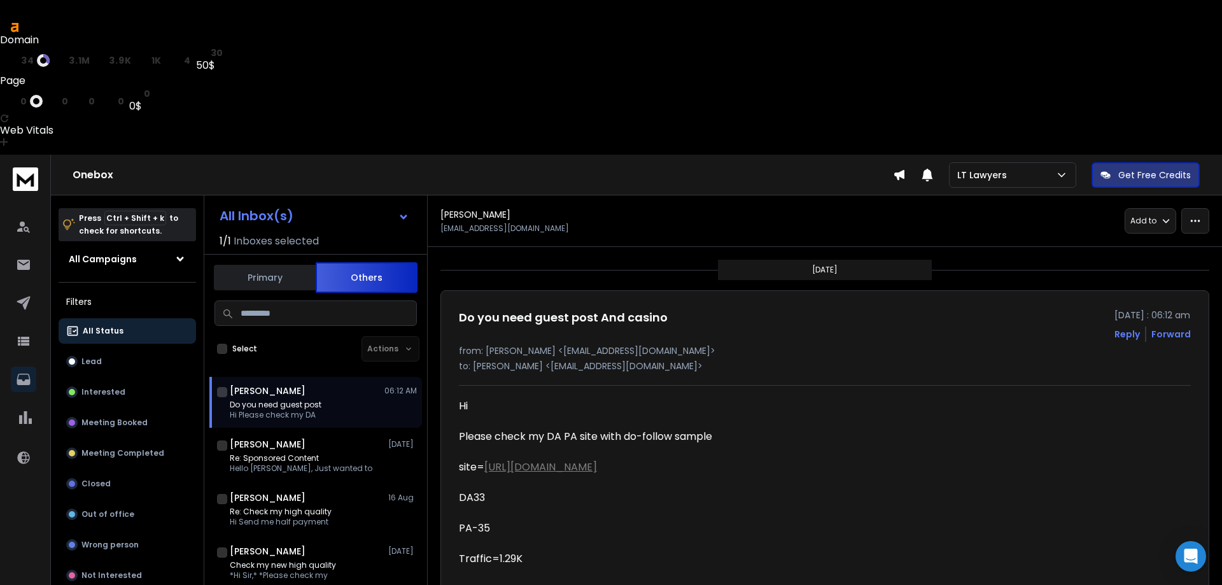
click at [783, 208] on div "Jon Boys JB jonboyslinksale@gmail.com" at bounding box center [630, 220] width 380 height 25
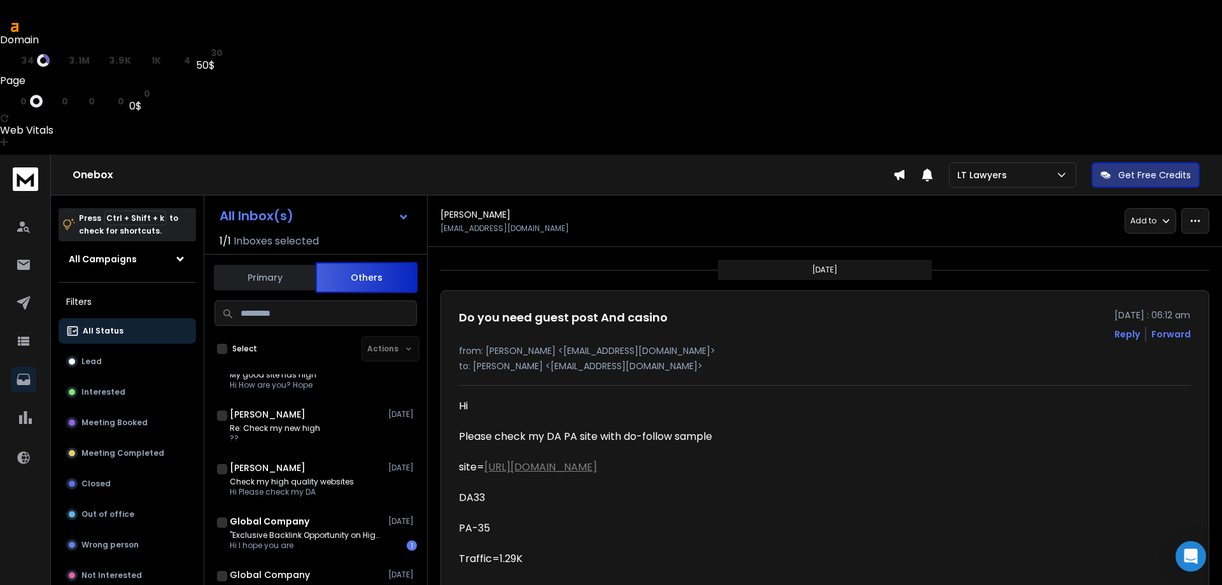
scroll to position [321, 0]
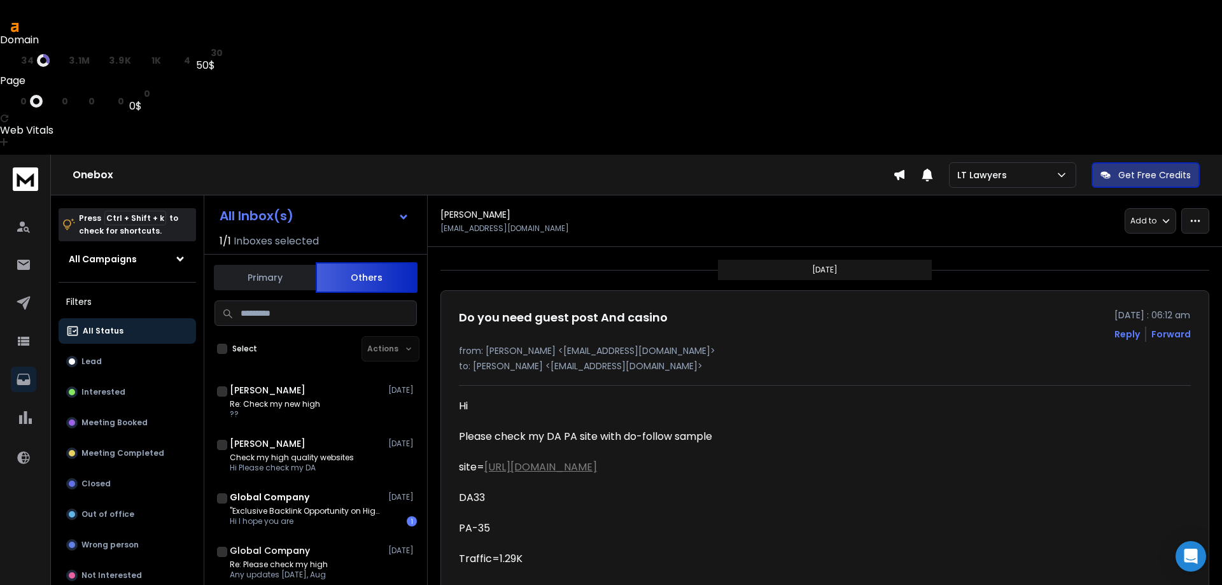
click at [31, 426] on div "H" at bounding box center [25, 447] width 51 height 585
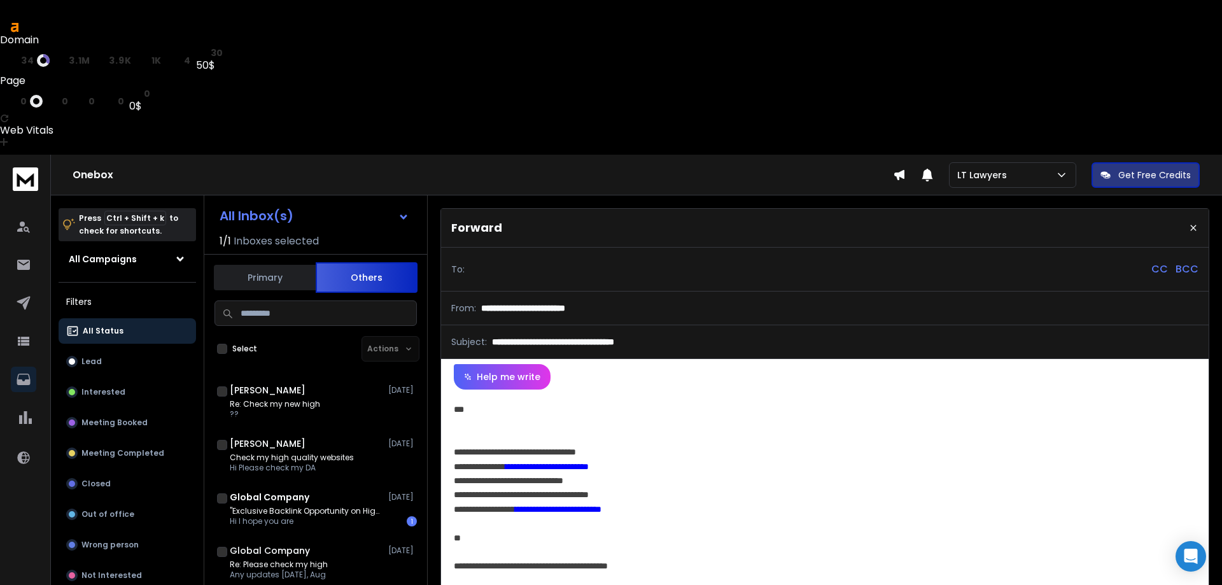
click at [1191, 225] on icon at bounding box center [1193, 228] width 6 height 6
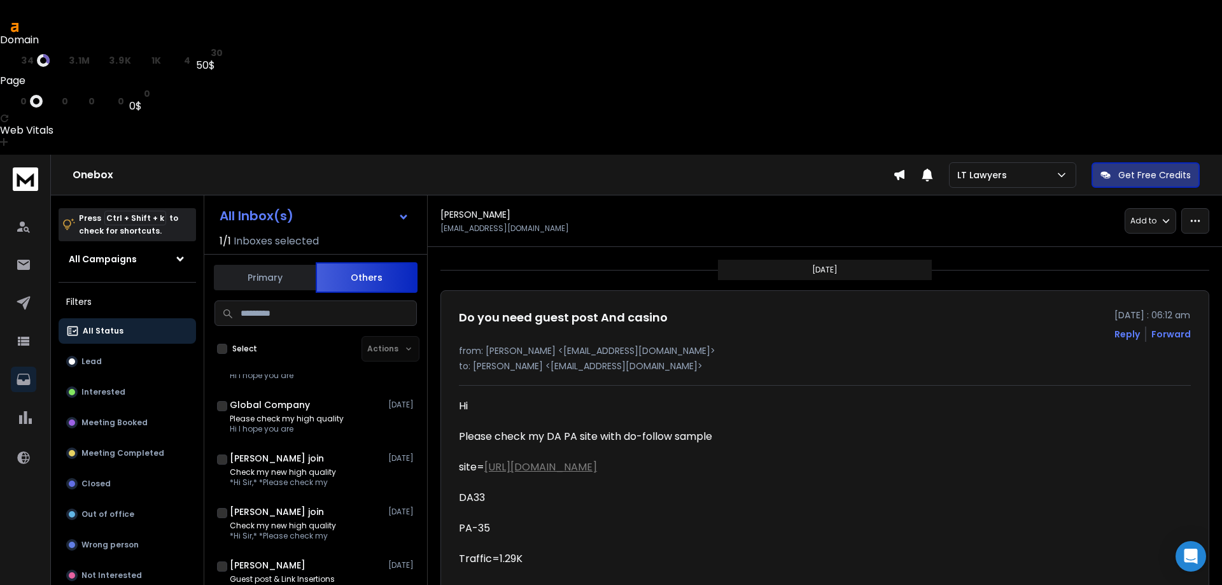
scroll to position [598, 0]
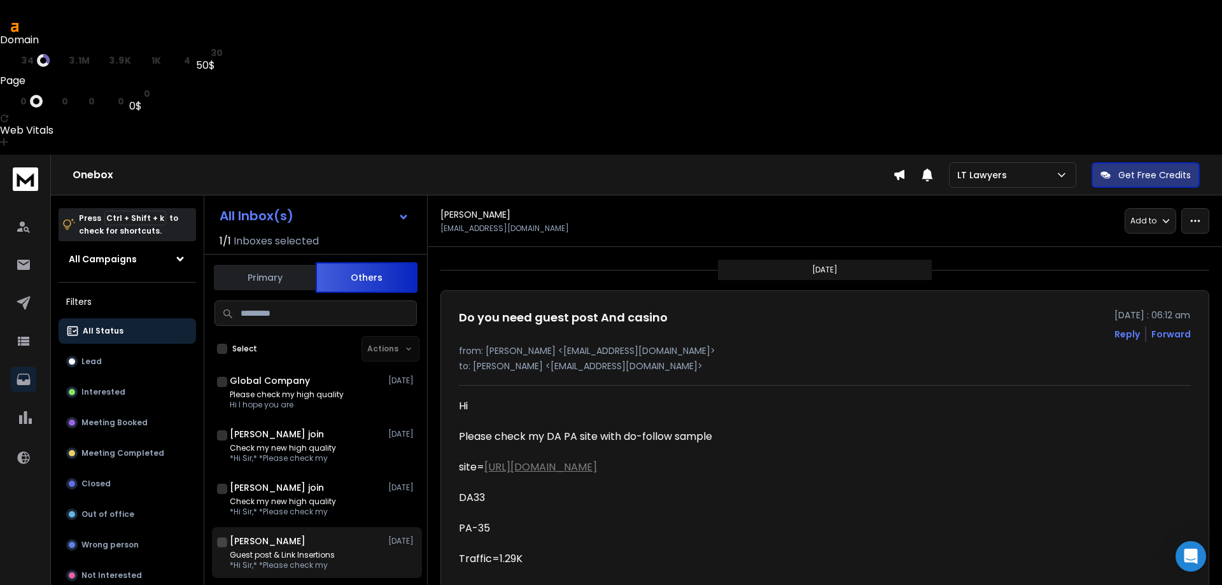
click at [323, 534] on div "Millie Falreya 31 Jul" at bounding box center [323, 540] width 187 height 13
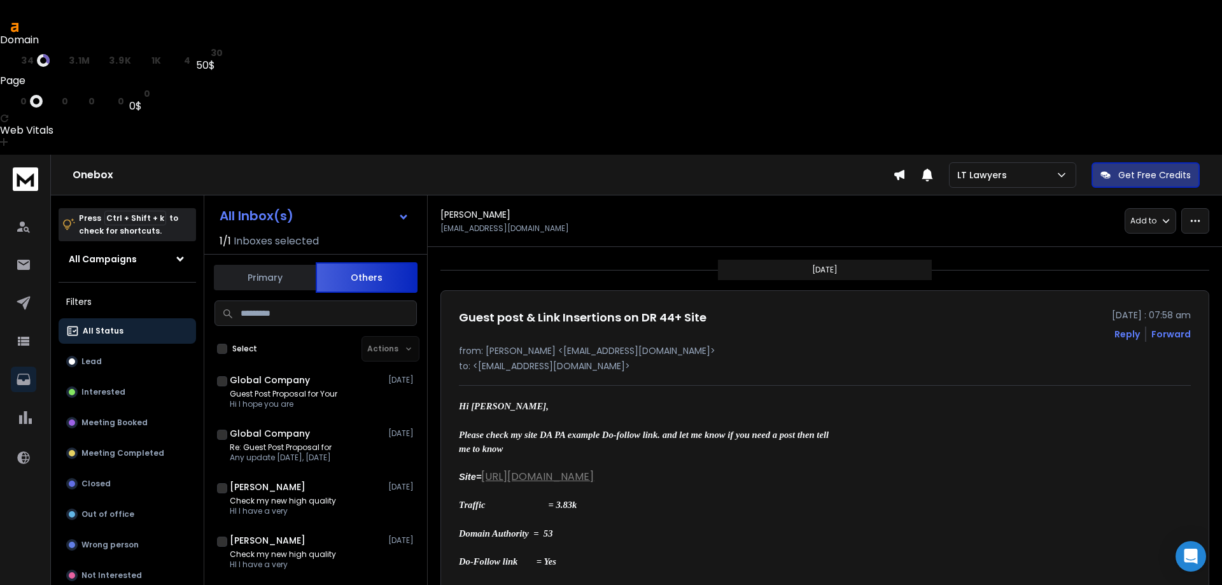
scroll to position [1010, 0]
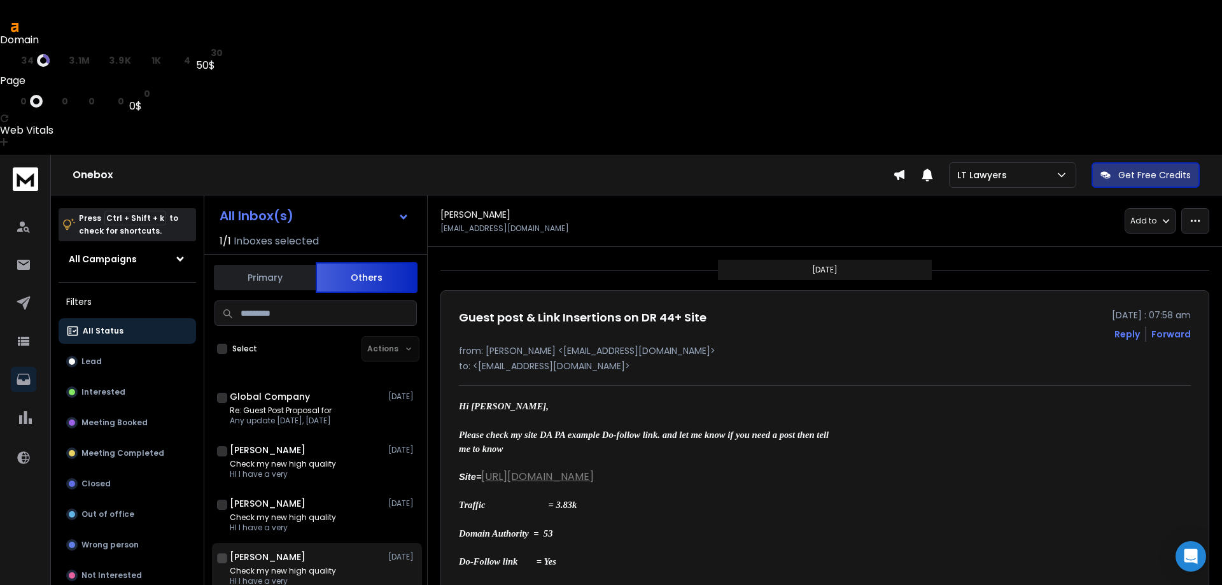
click at [308, 550] on div "Humaira Rajpoot 24 Jul Check my new high quality HI I have a very" at bounding box center [323, 568] width 187 height 36
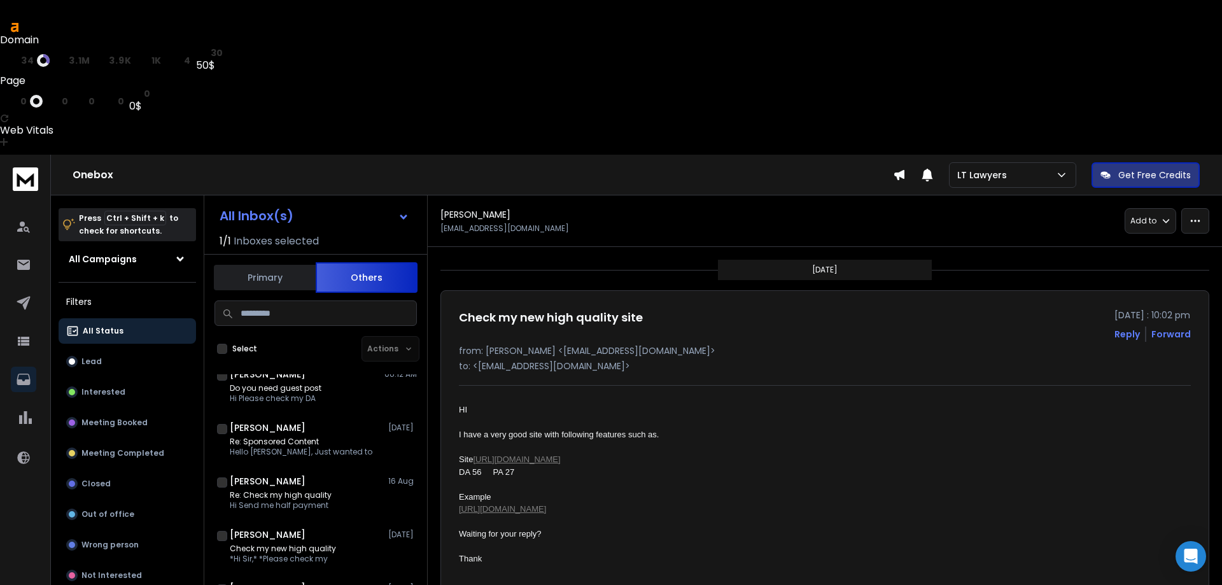
scroll to position [0, 0]
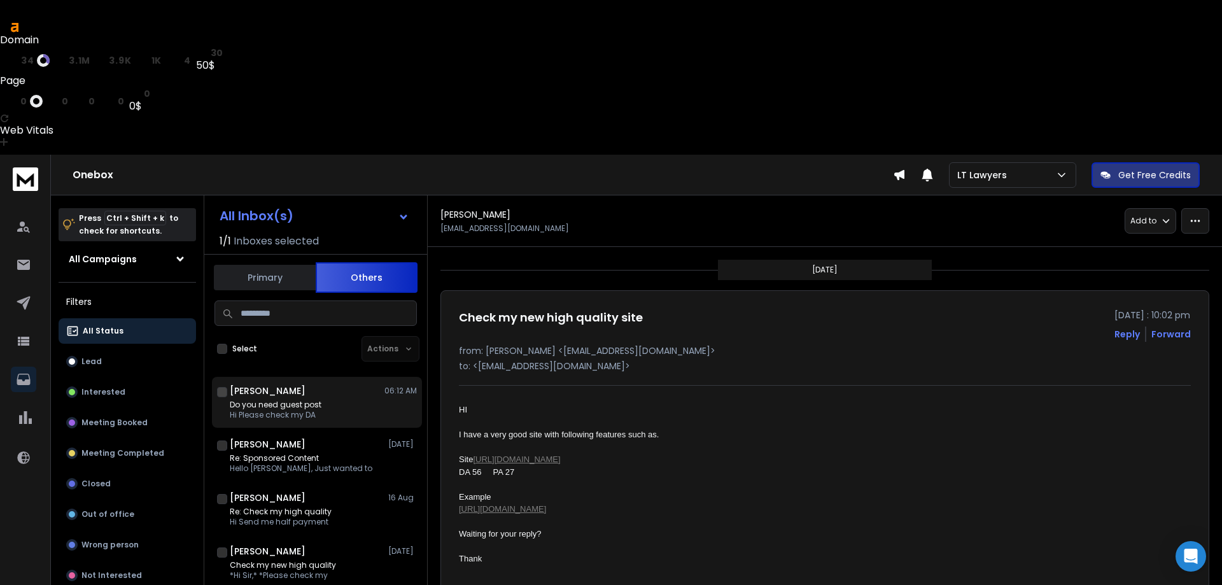
click at [342, 400] on div "Do you need guest post Hi Please check my DA" at bounding box center [323, 410] width 187 height 20
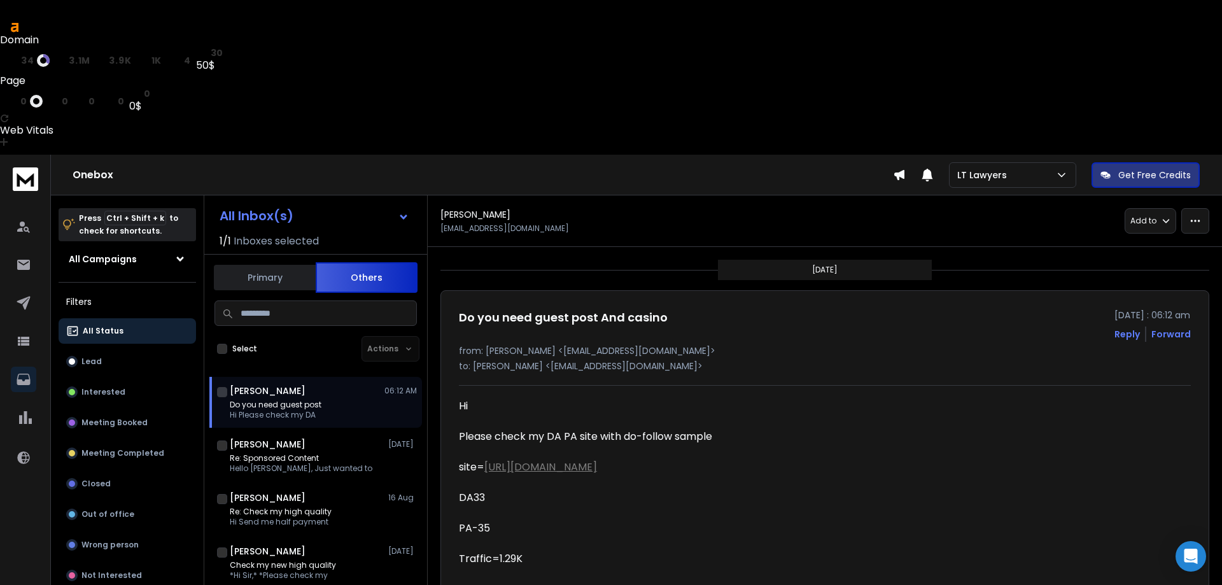
click at [783, 208] on div "Jon Boys JB jonboyslinksale@gmail.com" at bounding box center [630, 220] width 380 height 25
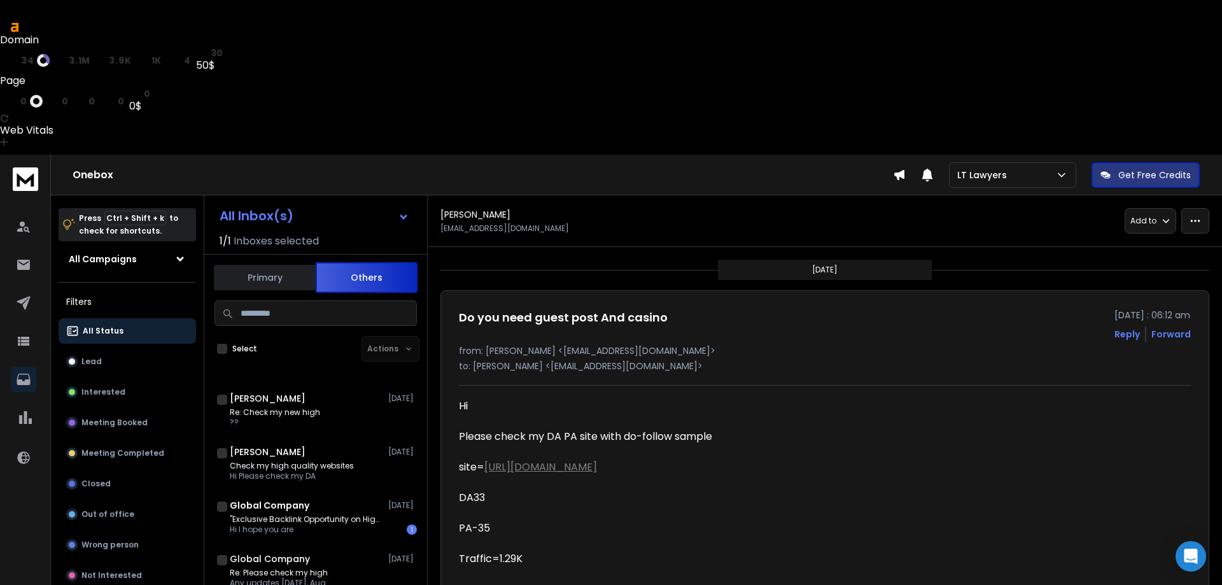
scroll to position [321, 0]
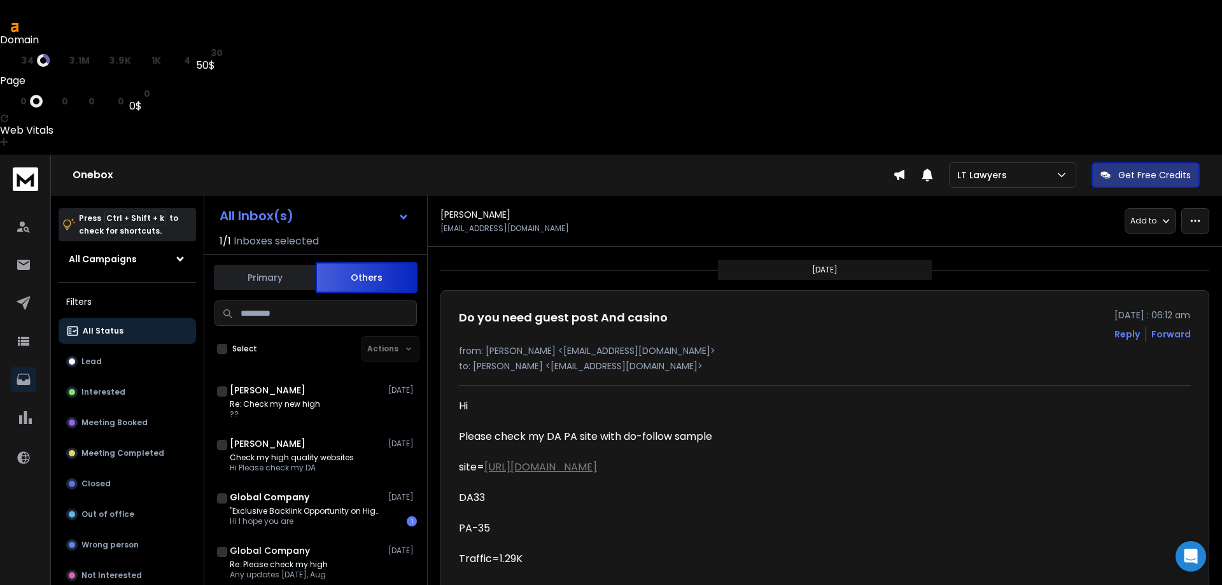
click at [31, 426] on div "H" at bounding box center [25, 447] width 51 height 585
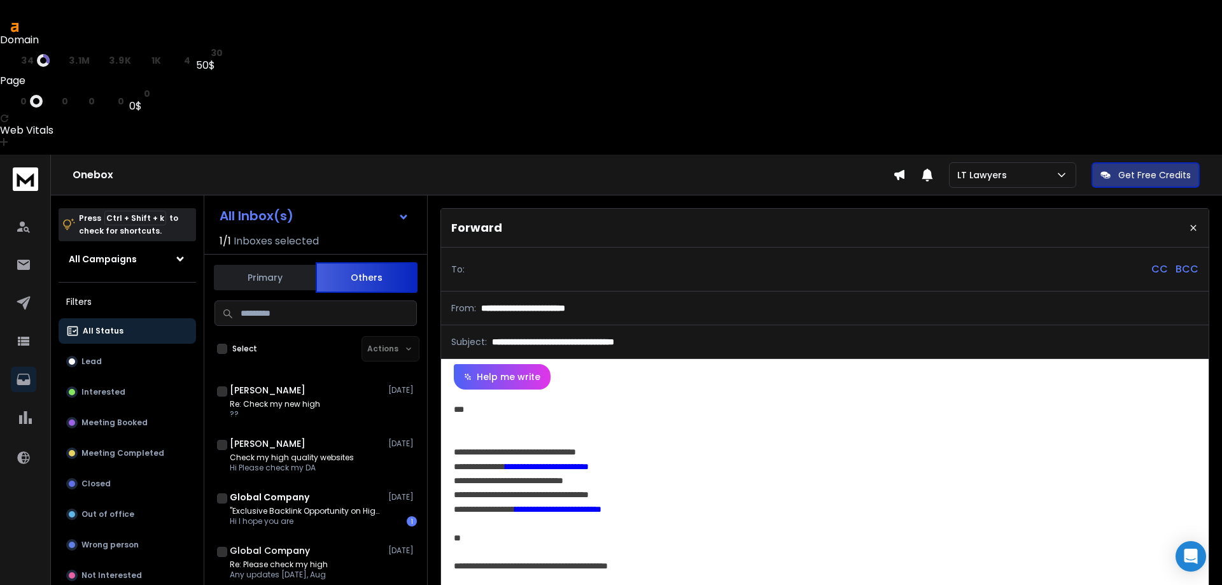
click at [1191, 225] on icon at bounding box center [1193, 228] width 6 height 6
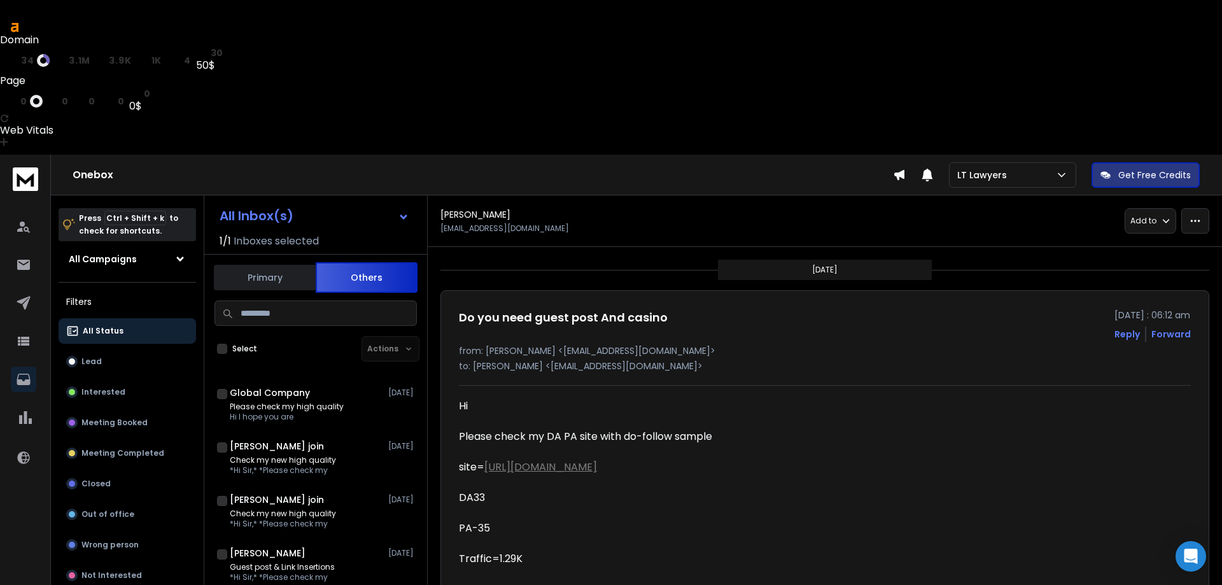
scroll to position [599, 0]
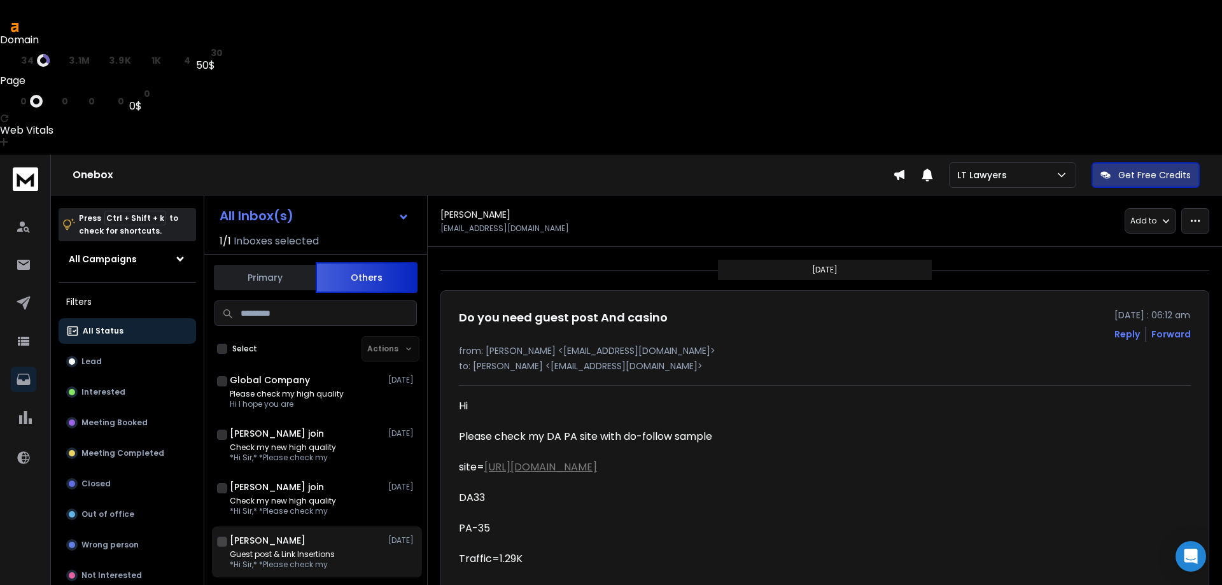
click at [323, 534] on div "Millie Falreya 31 Jul" at bounding box center [323, 540] width 187 height 13
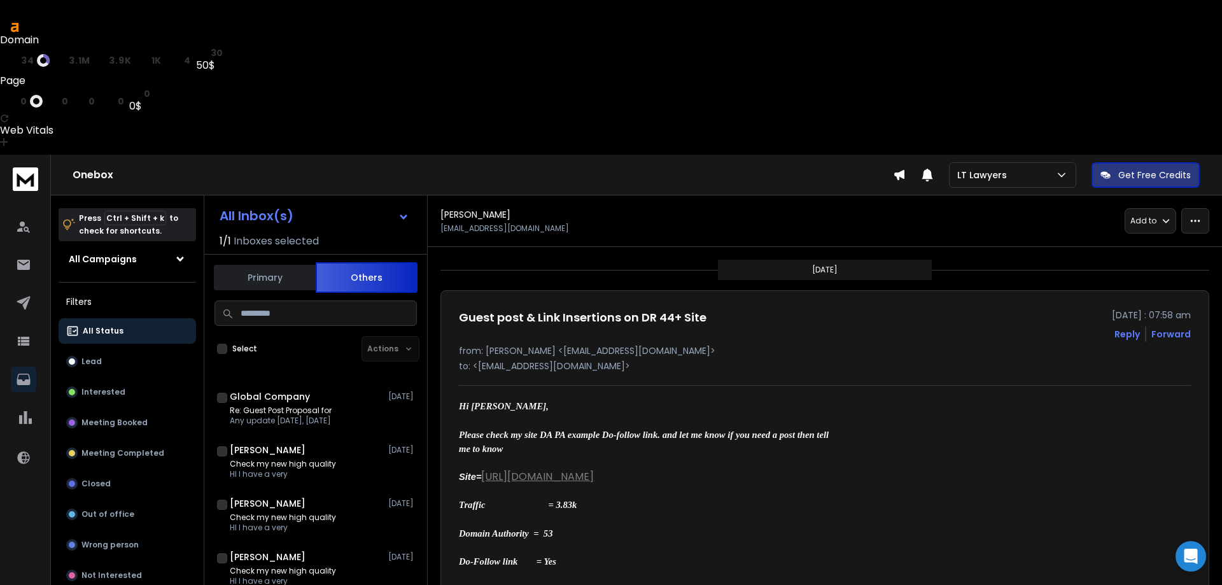
scroll to position [1014, 0]
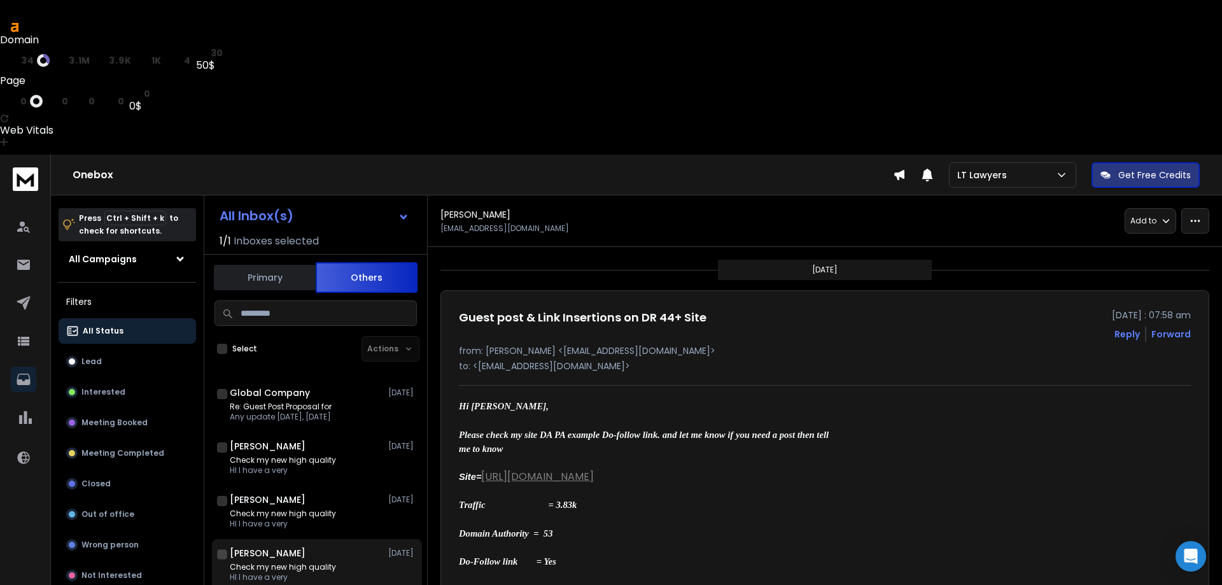
click at [308, 562] on p "Check my new high quality" at bounding box center [283, 567] width 106 height 10
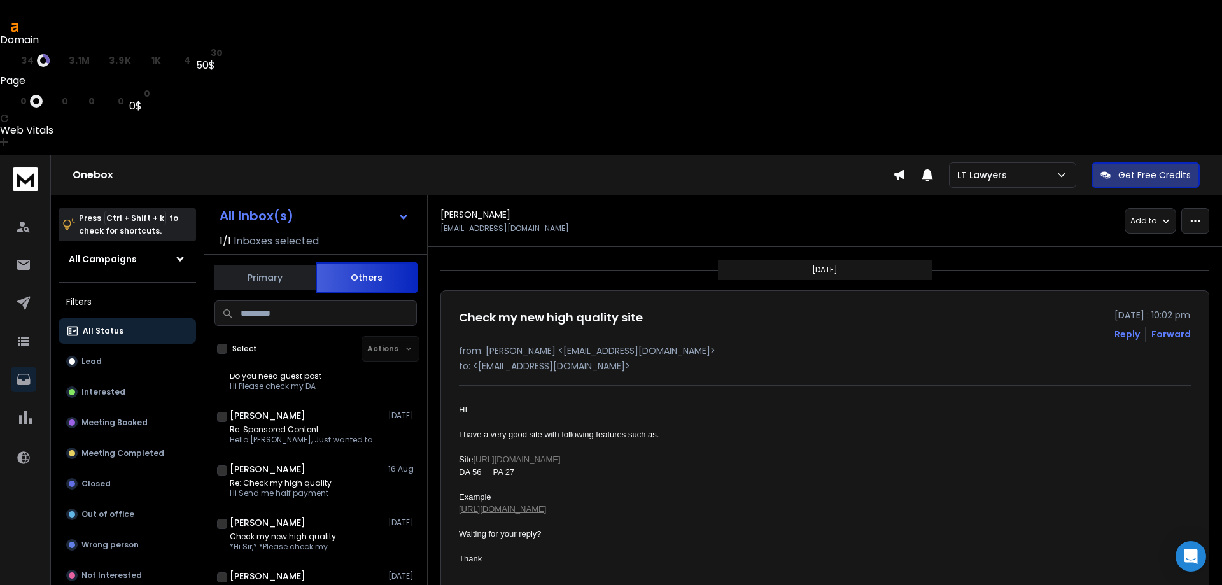
scroll to position [0, 0]
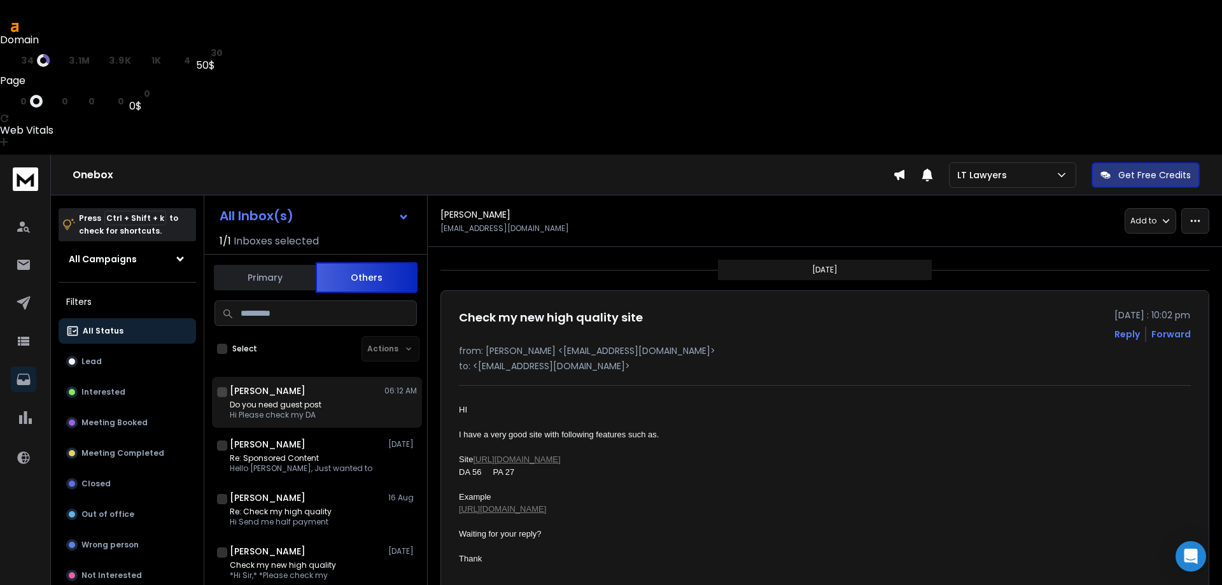
click at [342, 400] on div "Do you need guest post Hi Please check my DA" at bounding box center [323, 410] width 187 height 20
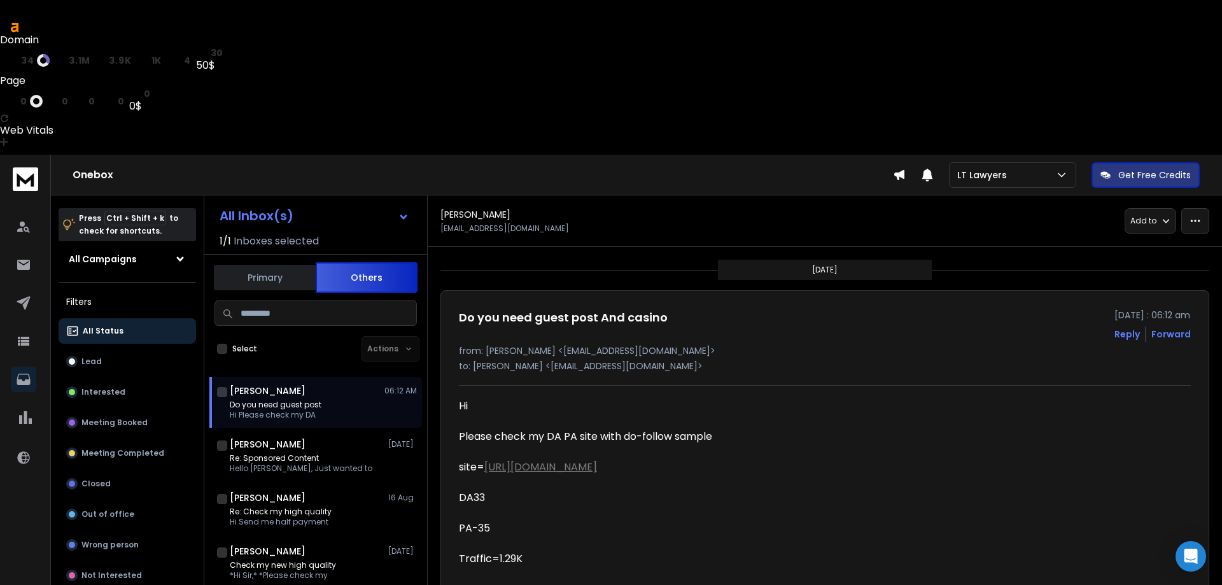
click at [783, 208] on div "Jon Boys JB jonboyslinksale@gmail.com" at bounding box center [630, 220] width 380 height 25
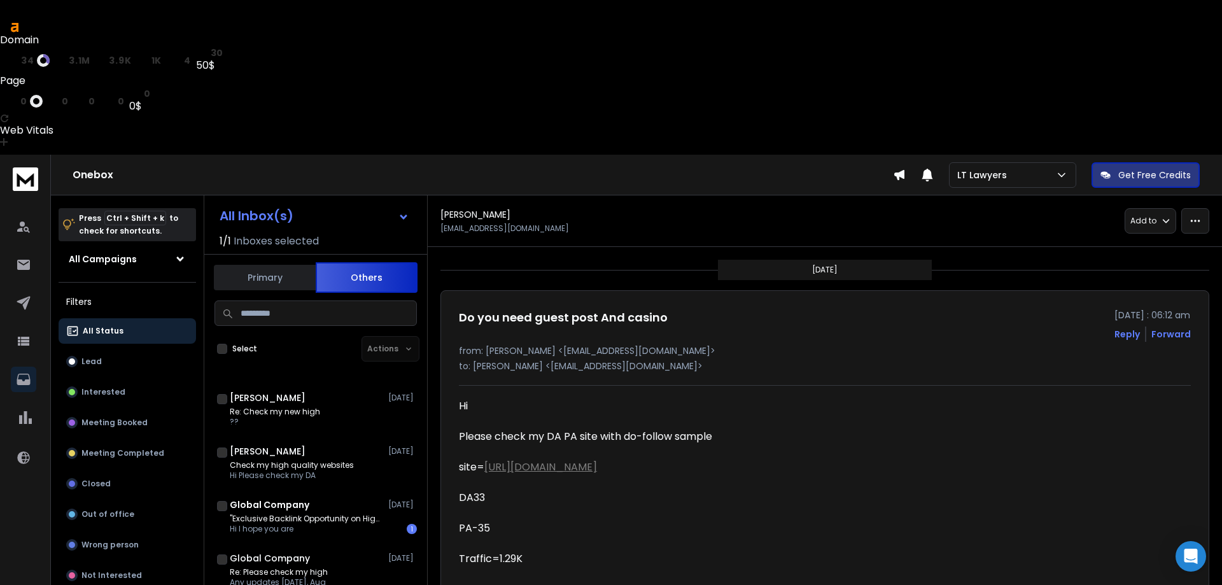
scroll to position [321, 0]
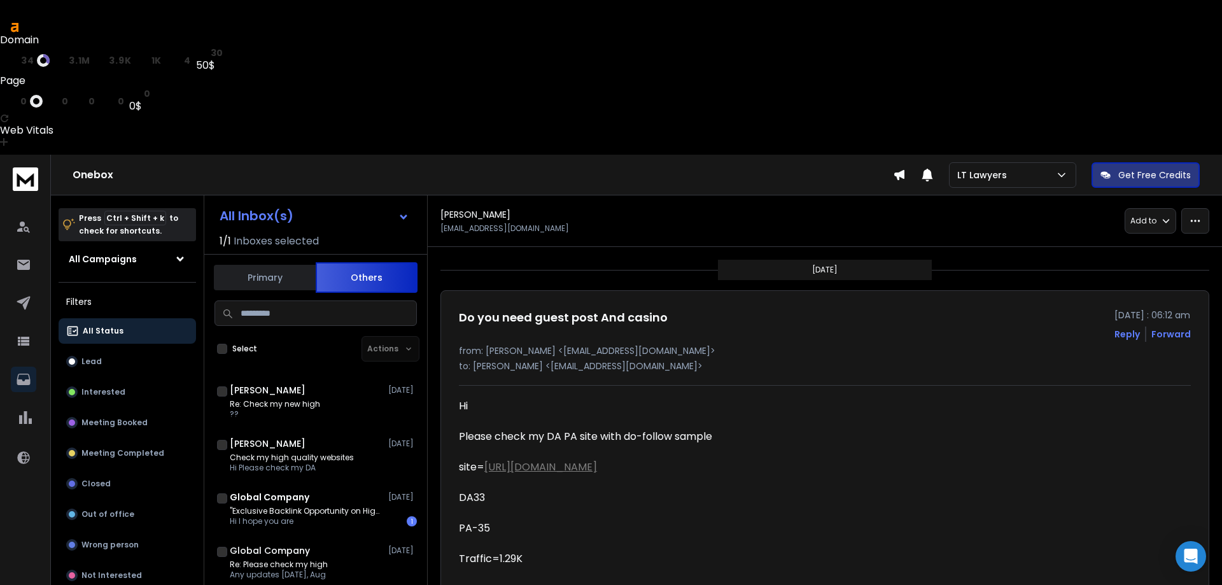
click at [31, 426] on div "H" at bounding box center [25, 447] width 51 height 585
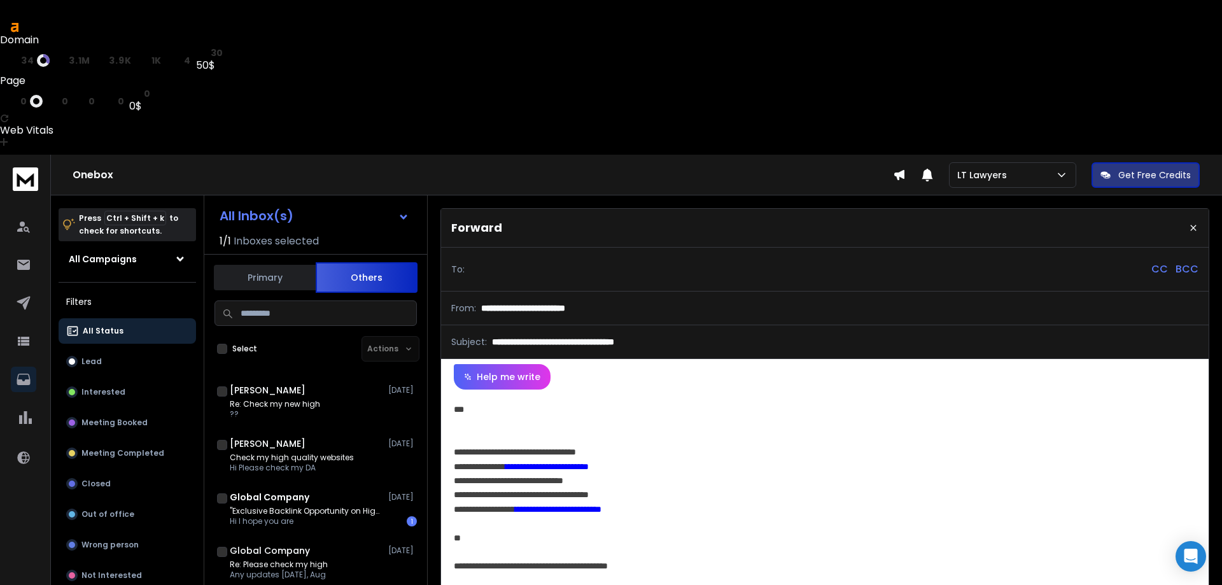
click at [1191, 225] on icon at bounding box center [1193, 228] width 6 height 6
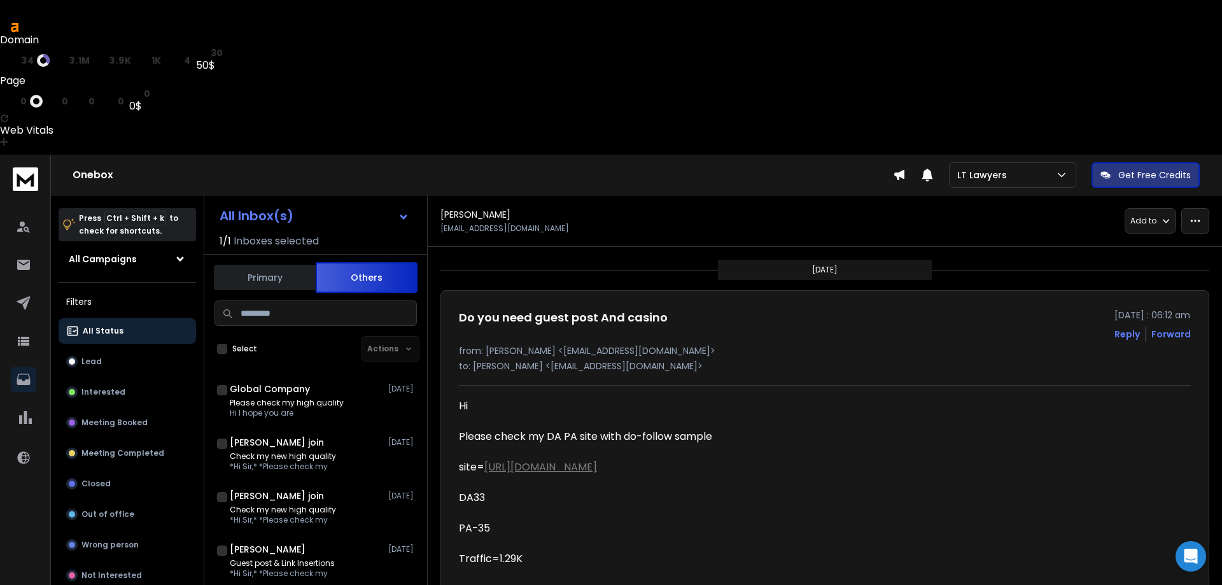
scroll to position [599, 0]
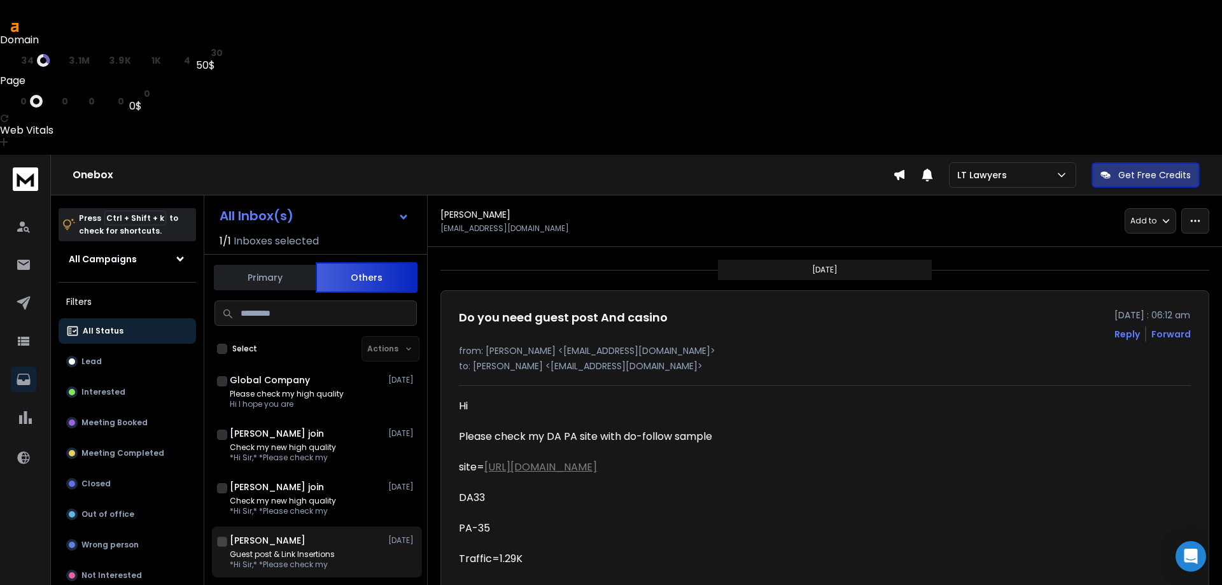
click at [323, 534] on div "Millie Falreya 31 Jul" at bounding box center [323, 540] width 187 height 13
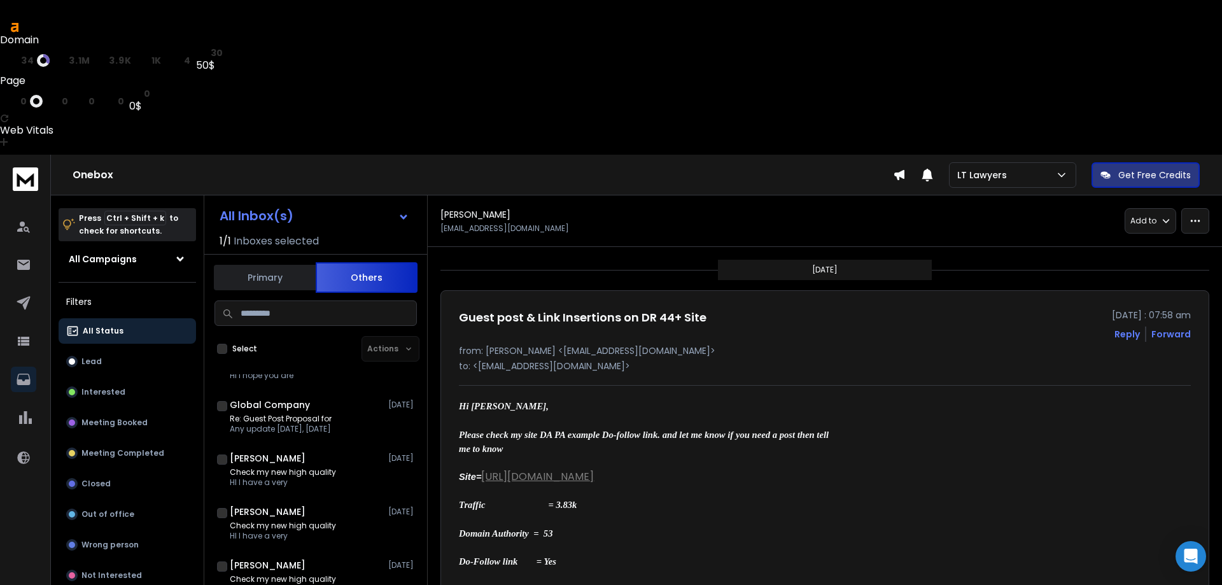
scroll to position [1014, 0]
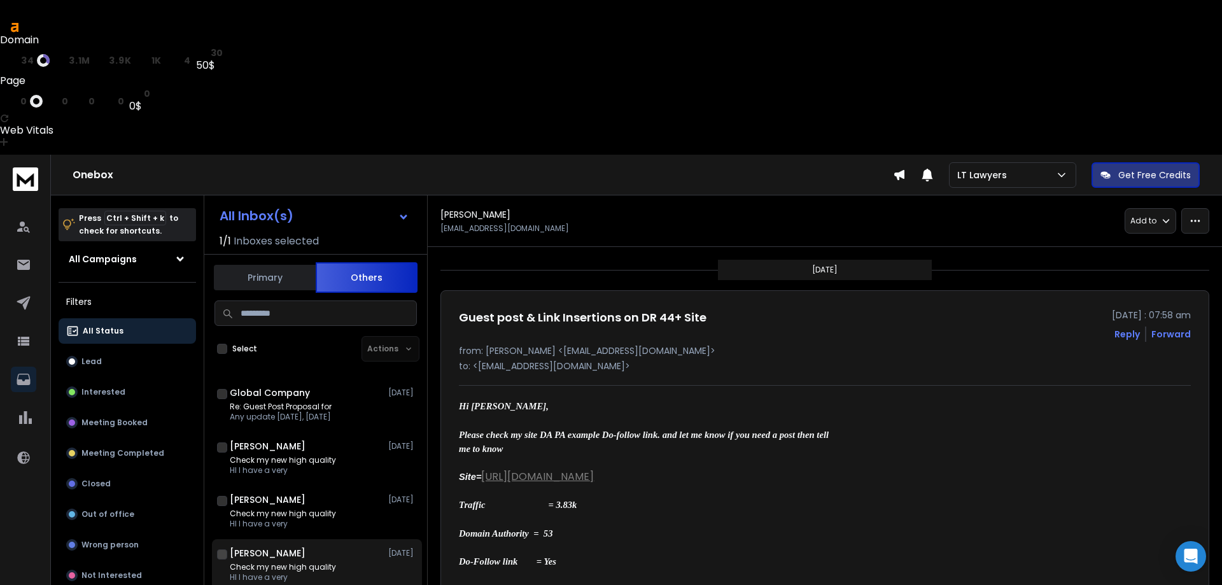
click at [308, 562] on p "Check my new high quality" at bounding box center [283, 567] width 106 height 10
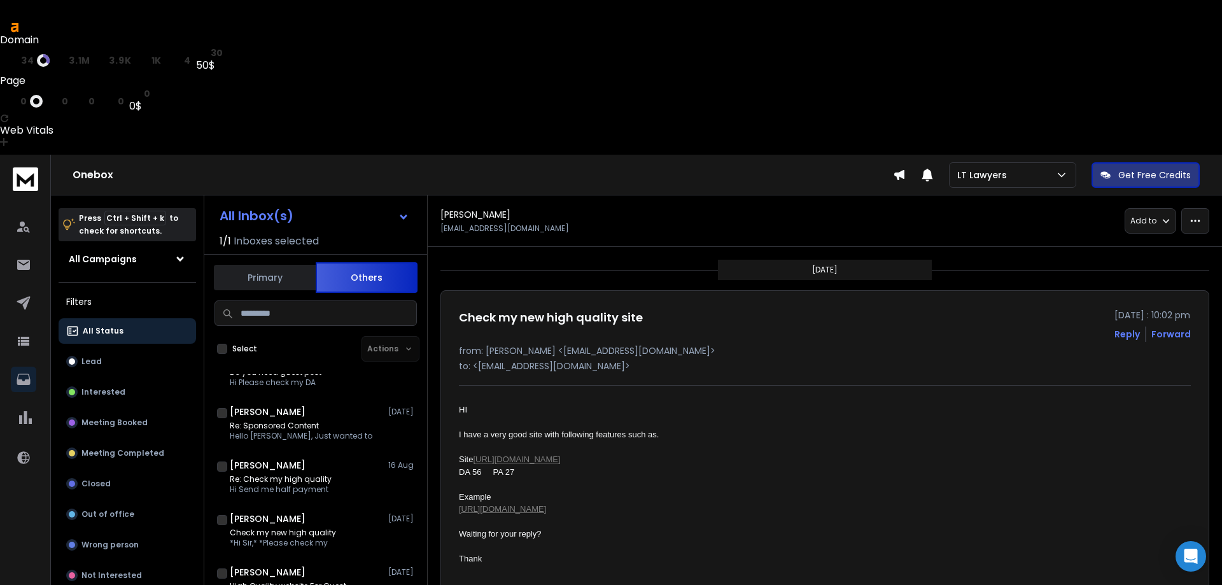
scroll to position [0, 0]
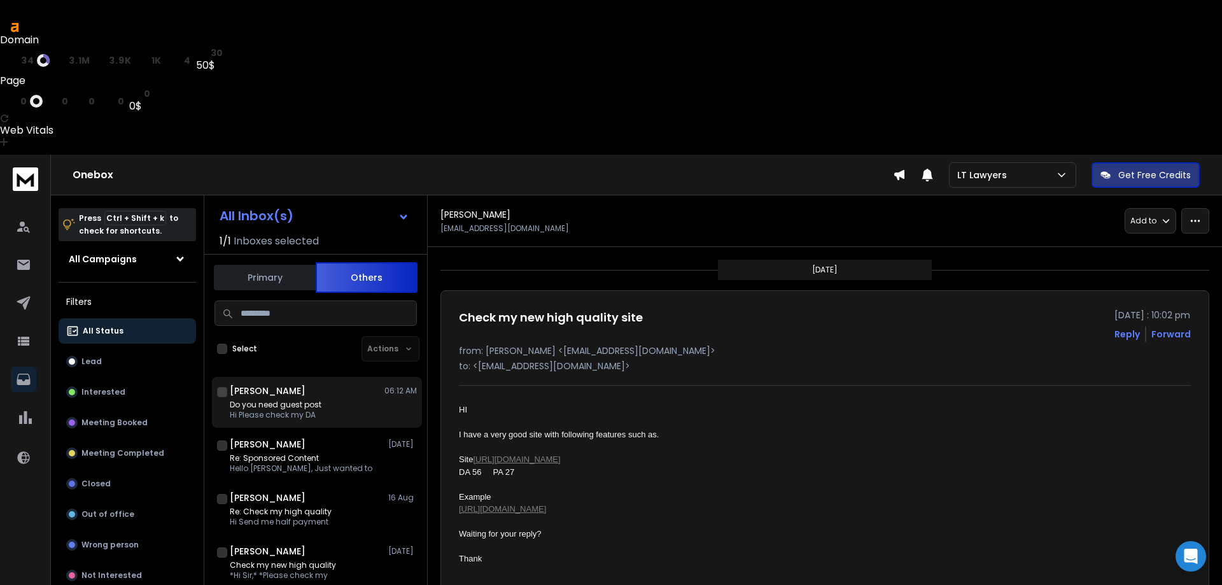
click at [342, 400] on div "Do you need guest post Hi Please check my DA" at bounding box center [323, 410] width 187 height 20
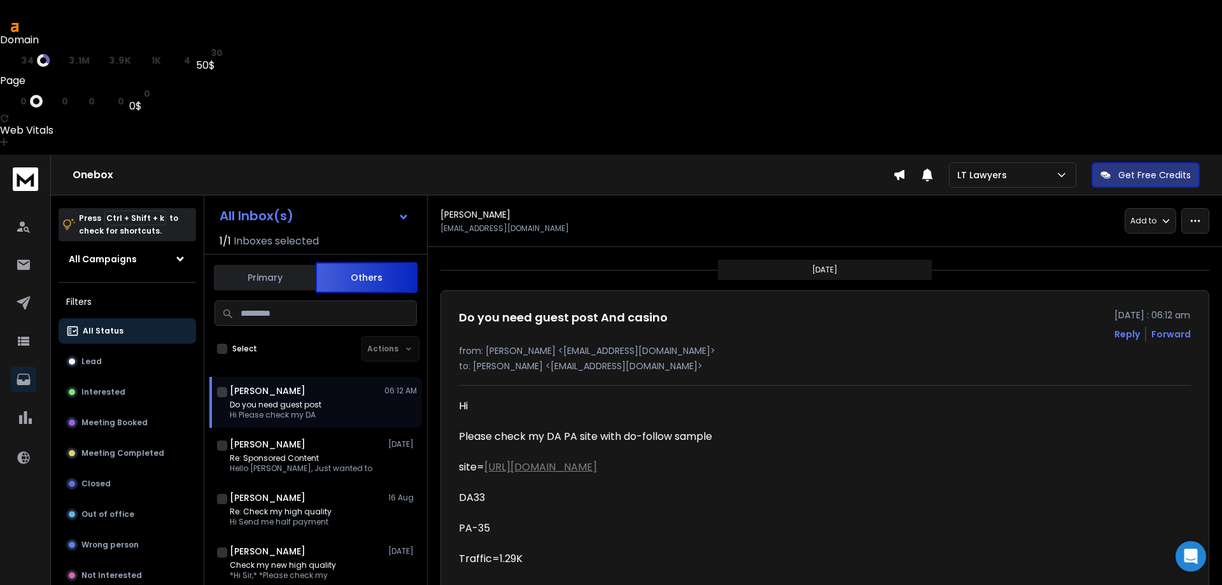
click at [783, 208] on div "Jon Boys JB jonboyslinksale@gmail.com" at bounding box center [630, 220] width 380 height 25
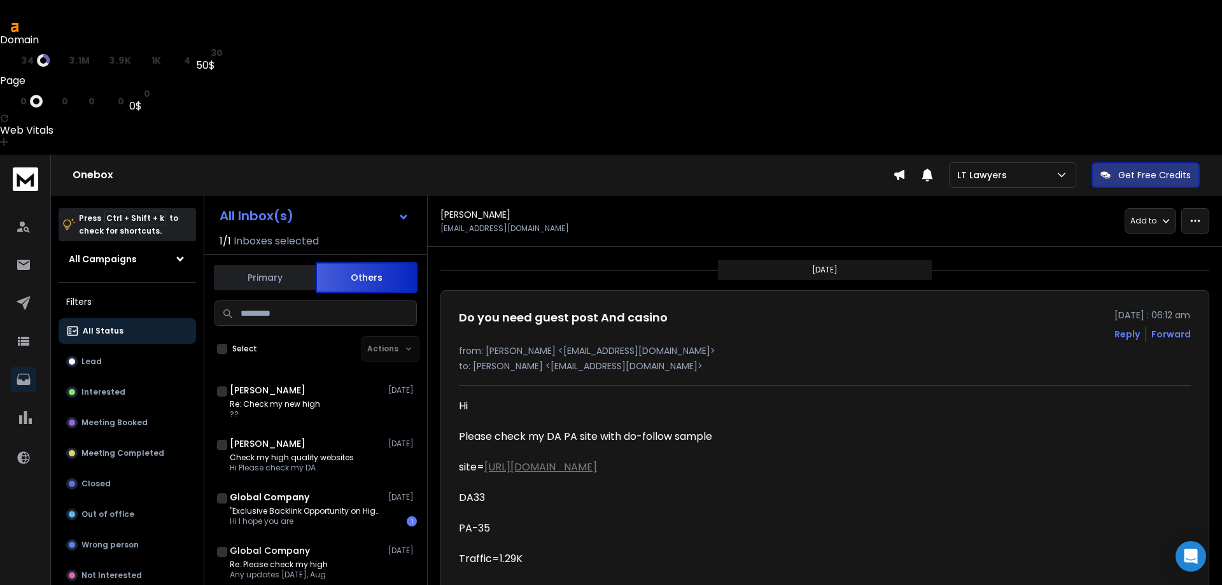
scroll to position [322, 0]
click at [31, 426] on div "H" at bounding box center [25, 447] width 51 height 585
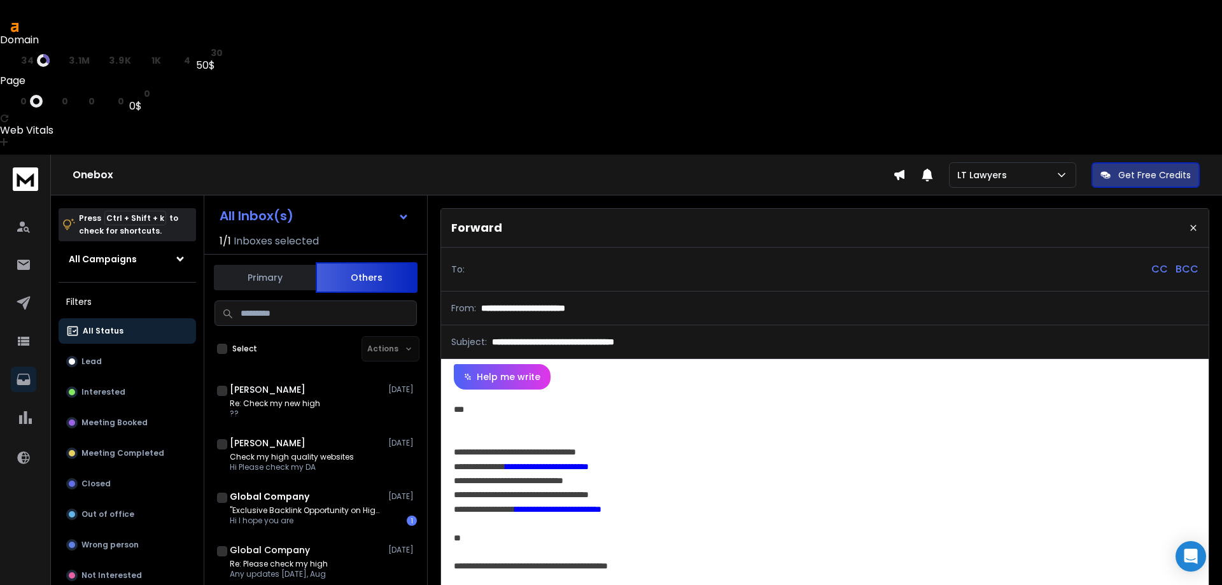
click at [1191, 225] on icon at bounding box center [1193, 228] width 6 height 6
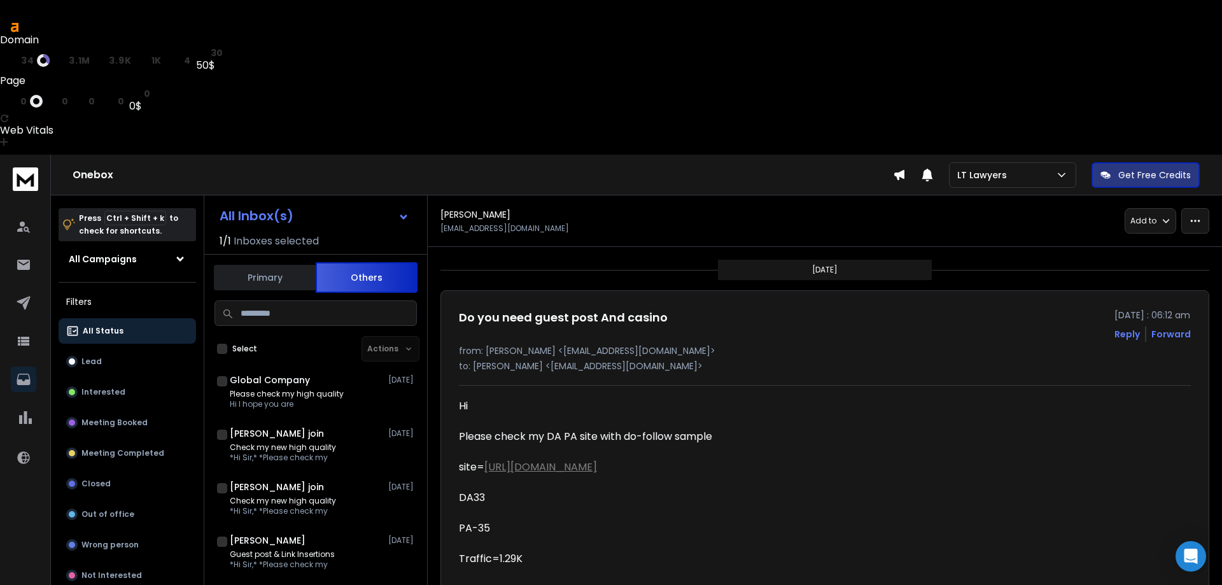
scroll to position [603, 0]
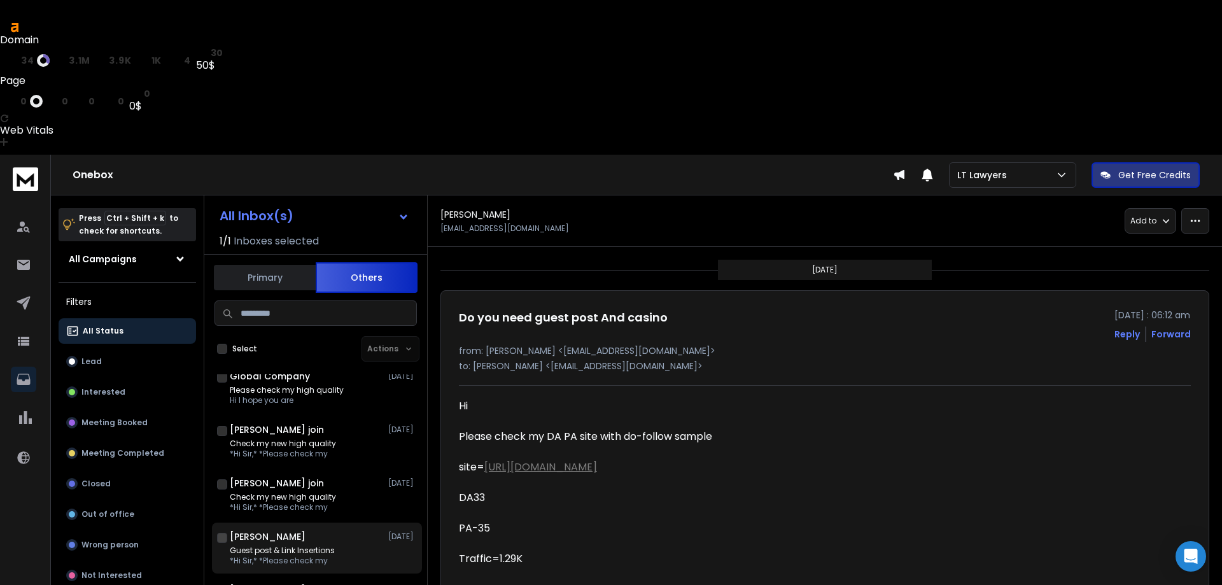
click at [323, 530] on div "Millie Falreya 31 Jul" at bounding box center [323, 536] width 187 height 13
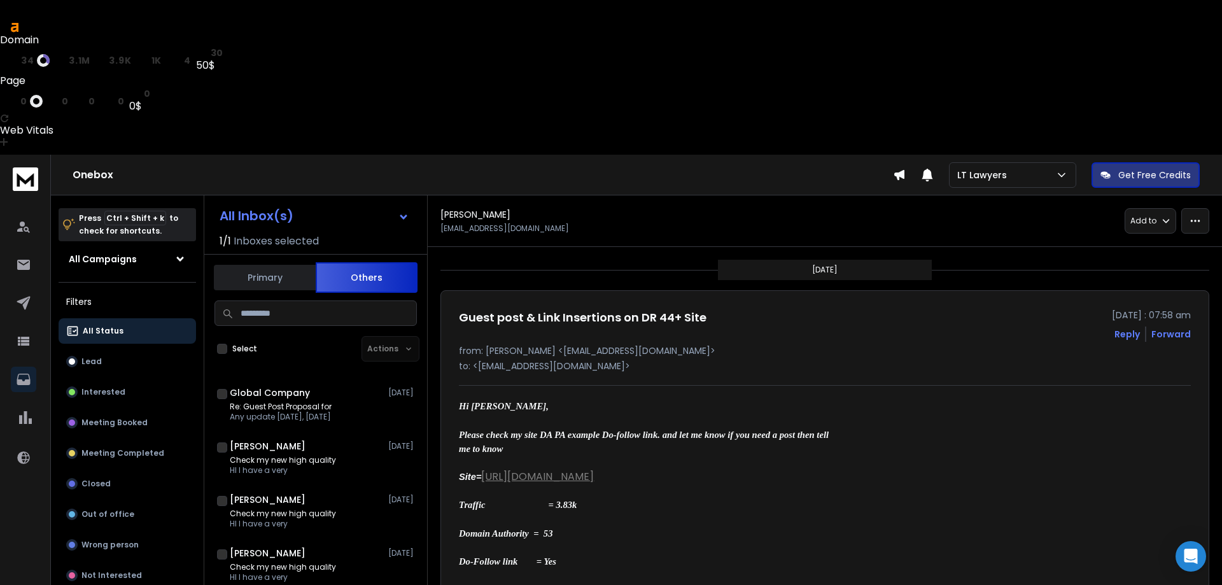
scroll to position [1017, 0]
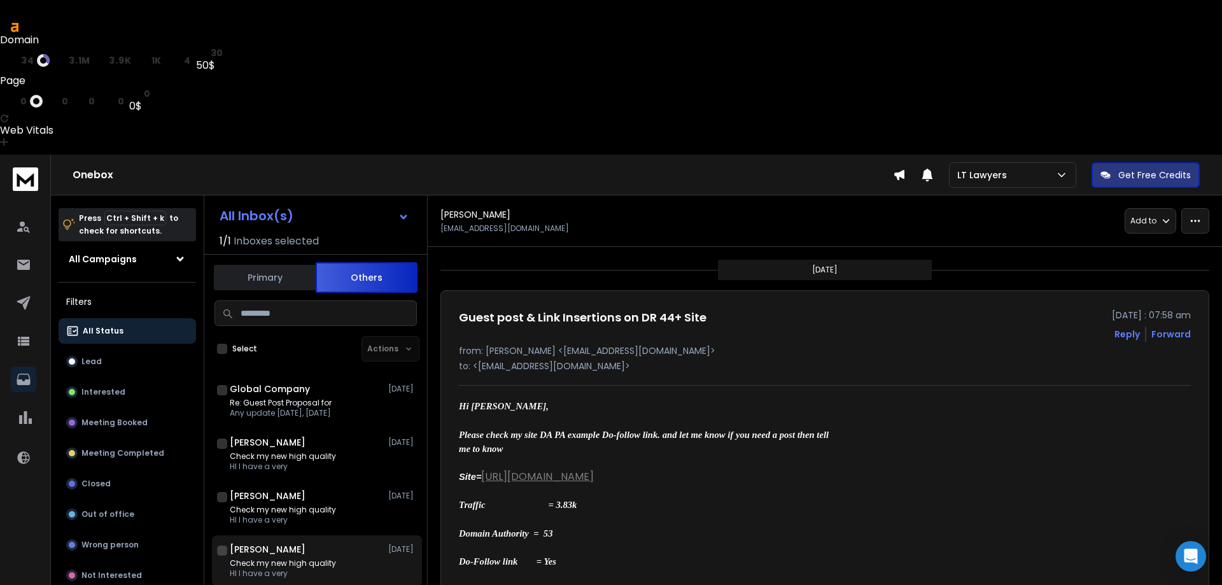
click at [308, 558] on p "Check my new high quality" at bounding box center [283, 563] width 106 height 10
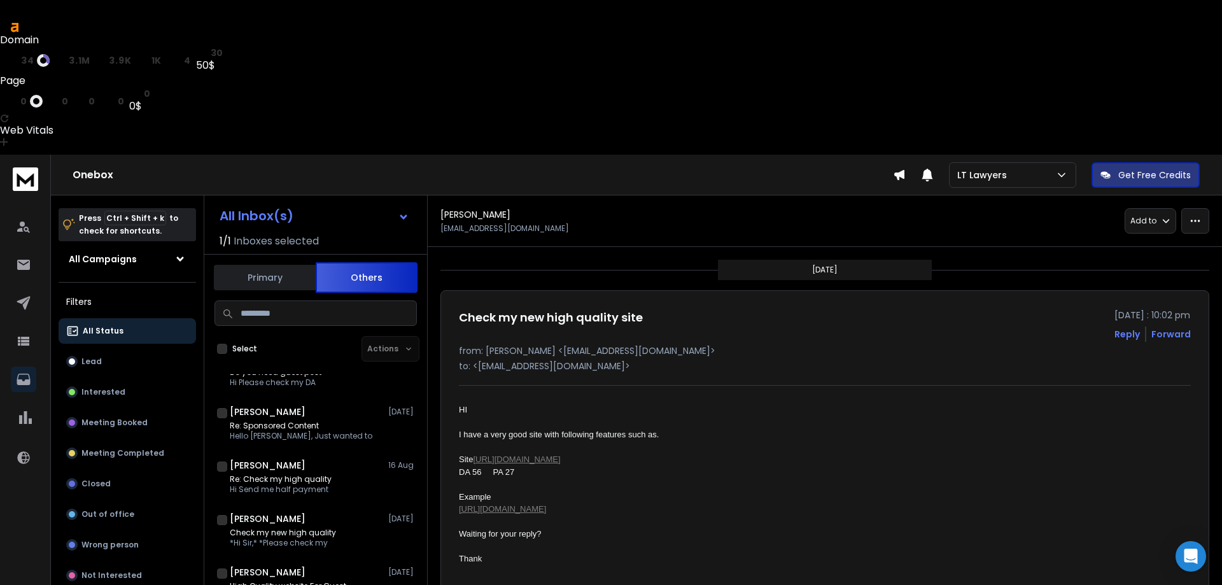
scroll to position [0, 0]
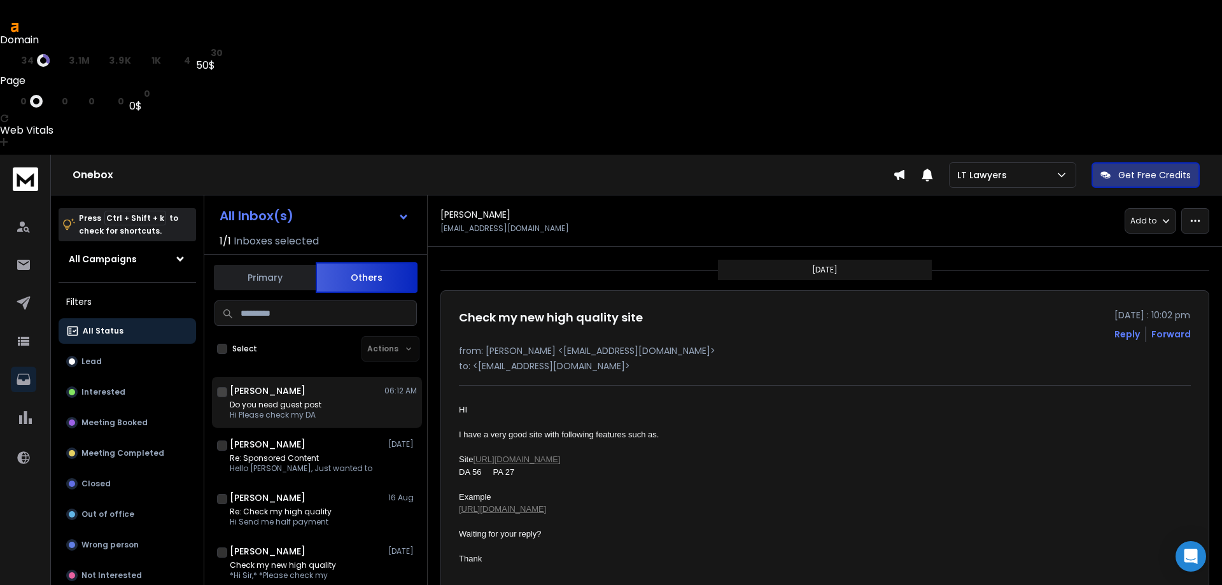
click at [342, 400] on div "Do you need guest post Hi Please check my DA" at bounding box center [323, 410] width 187 height 20
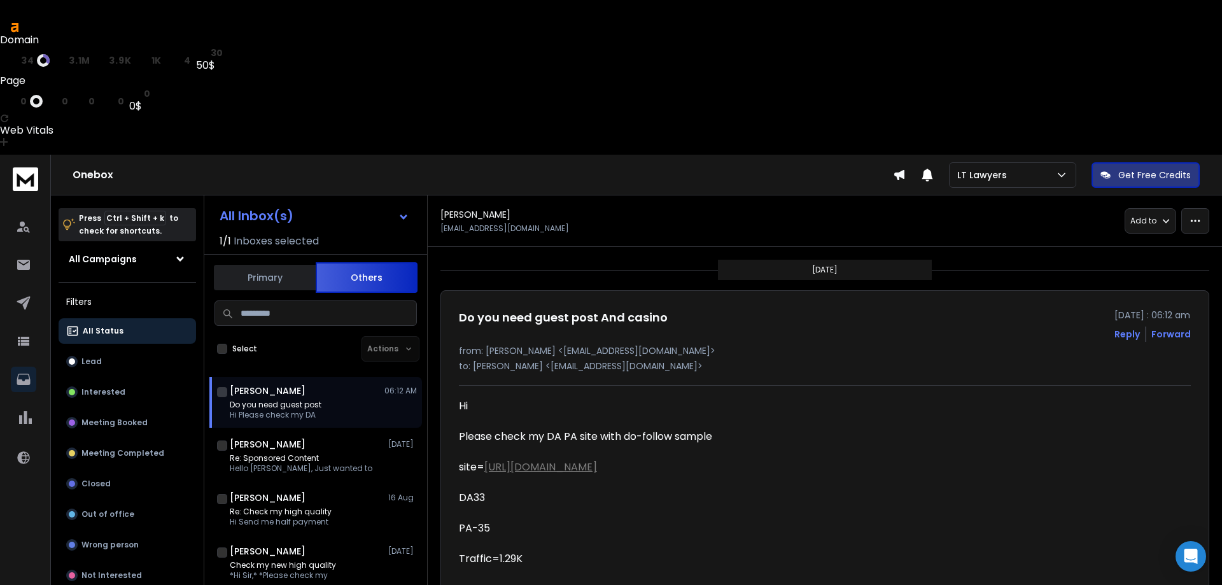
click at [783, 208] on div "Jon Boys JB jonboyslinksale@gmail.com" at bounding box center [630, 220] width 380 height 25
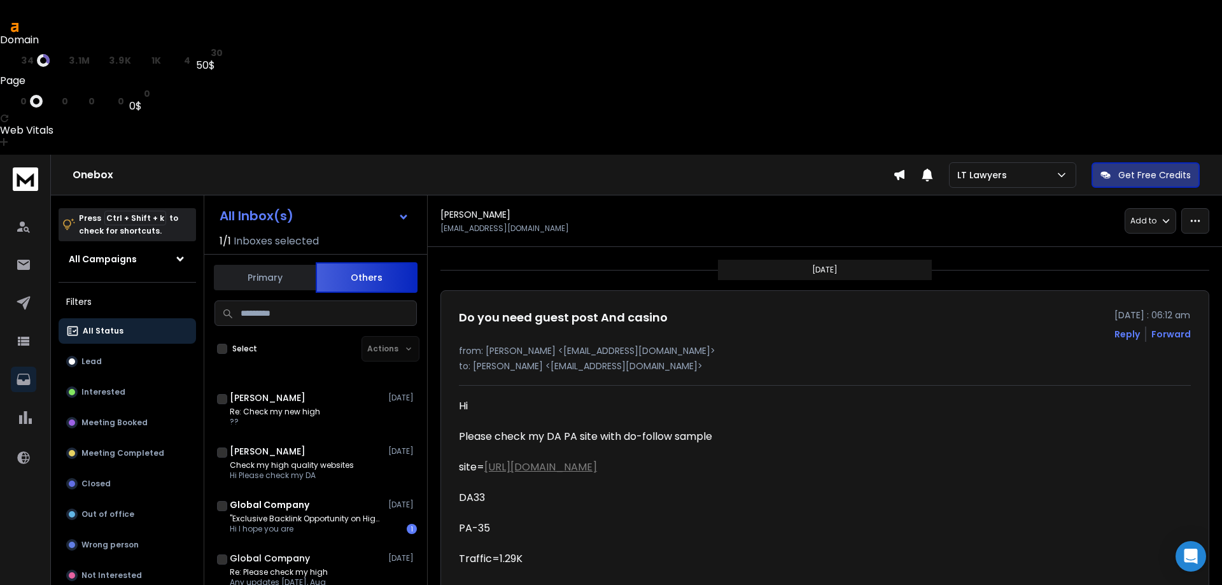
scroll to position [321, 0]
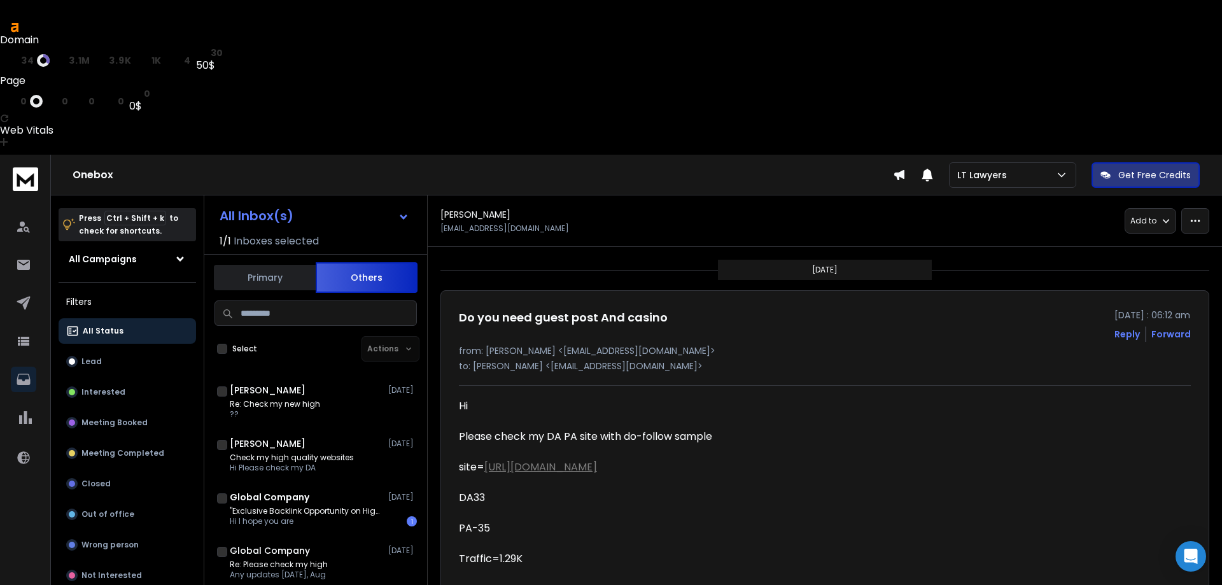
click at [31, 426] on div "H" at bounding box center [25, 447] width 51 height 585
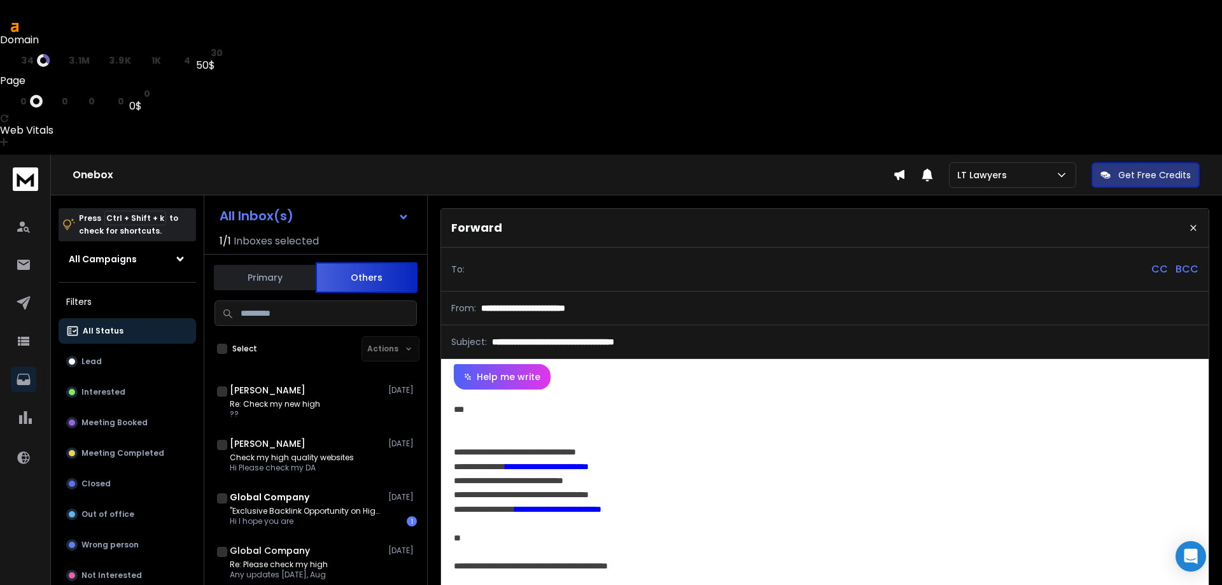
click at [1191, 225] on icon at bounding box center [1193, 228] width 6 height 6
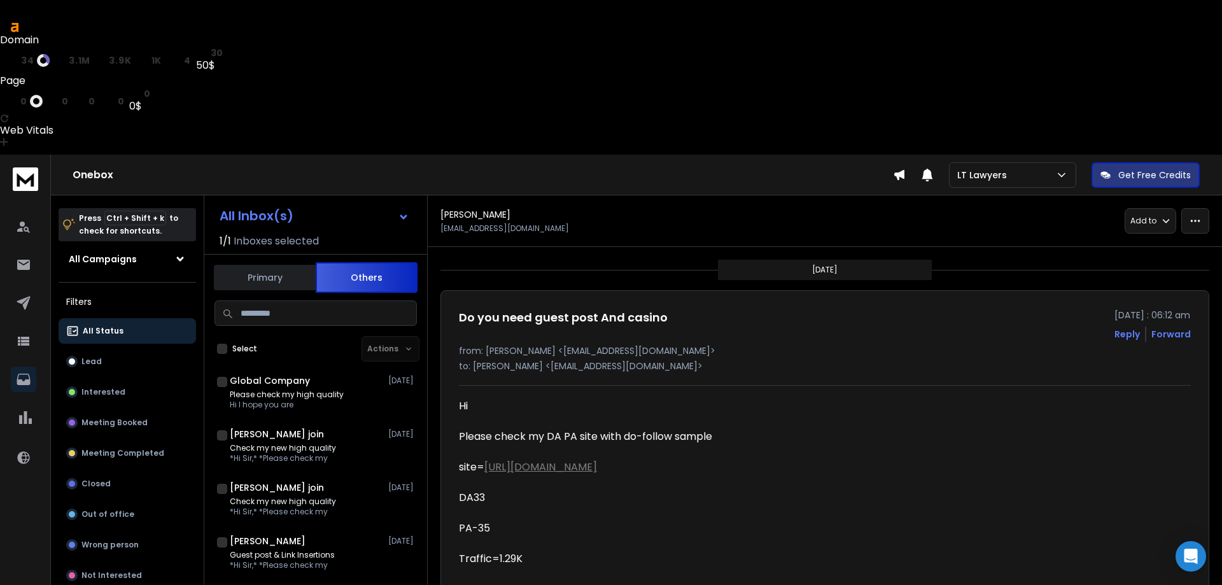
scroll to position [599, 0]
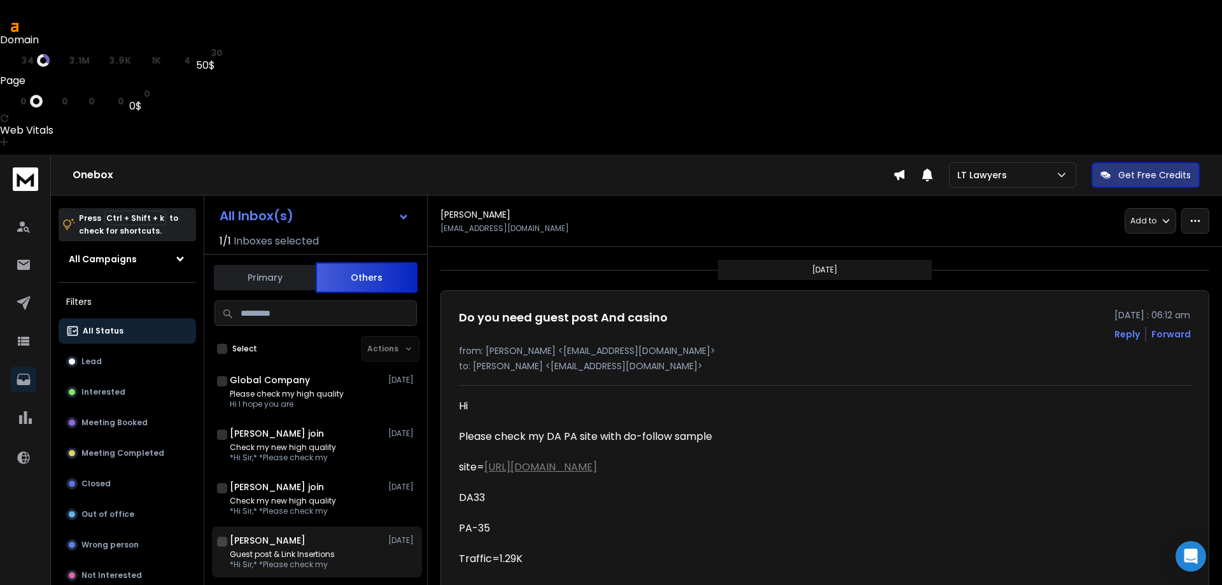
click at [323, 534] on div "Millie Falreya 31 Jul" at bounding box center [323, 540] width 187 height 13
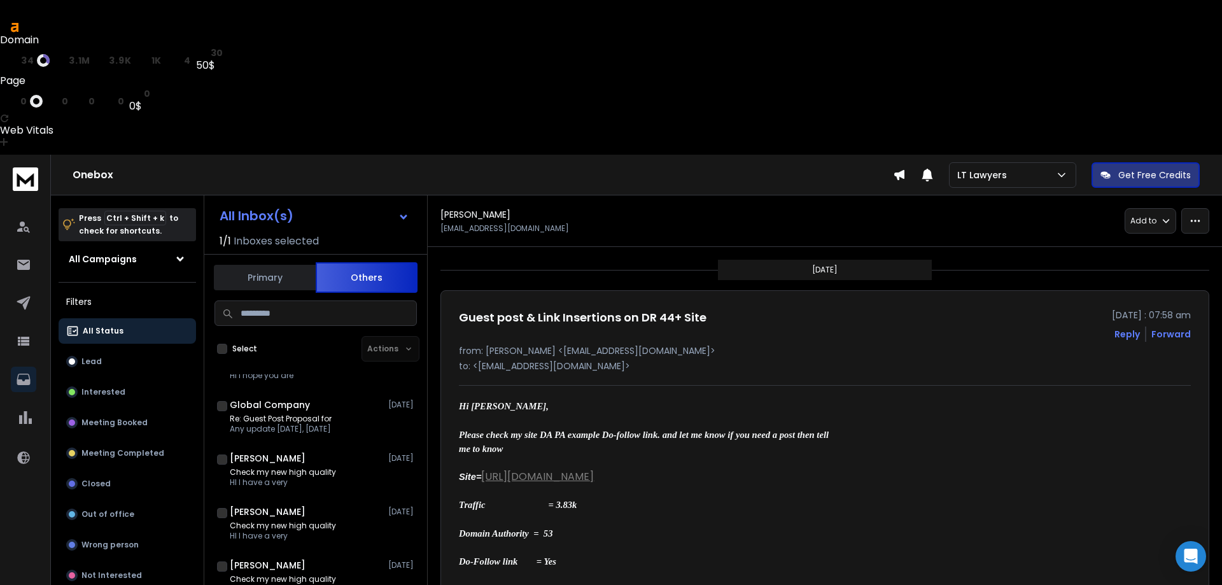
scroll to position [1013, 0]
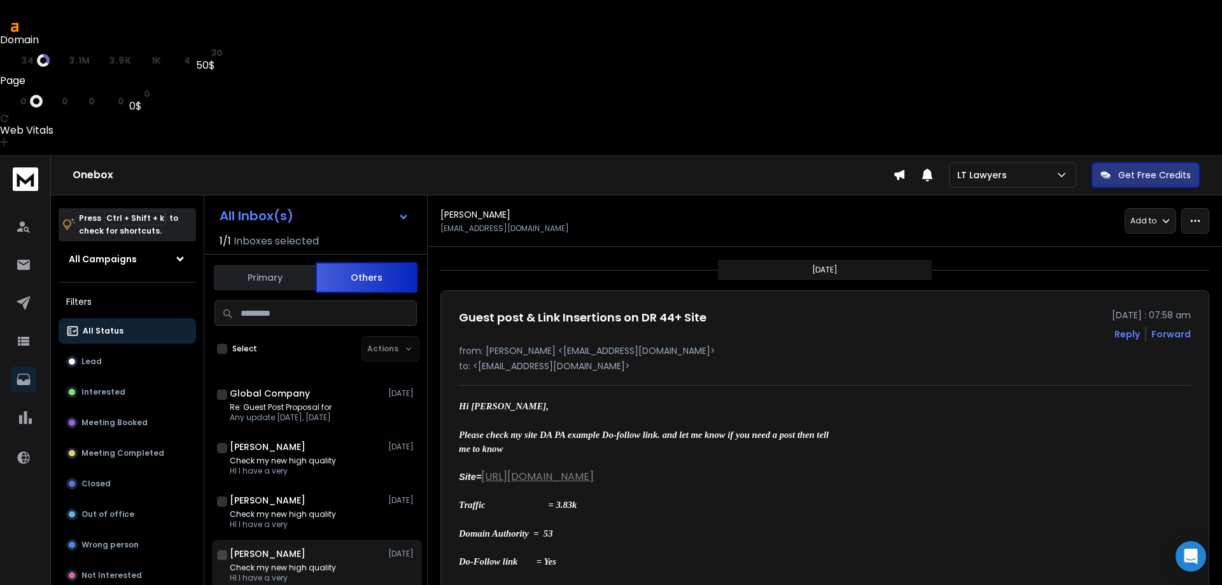
click at [308, 562] on p "Check my new high quality" at bounding box center [283, 567] width 106 height 10
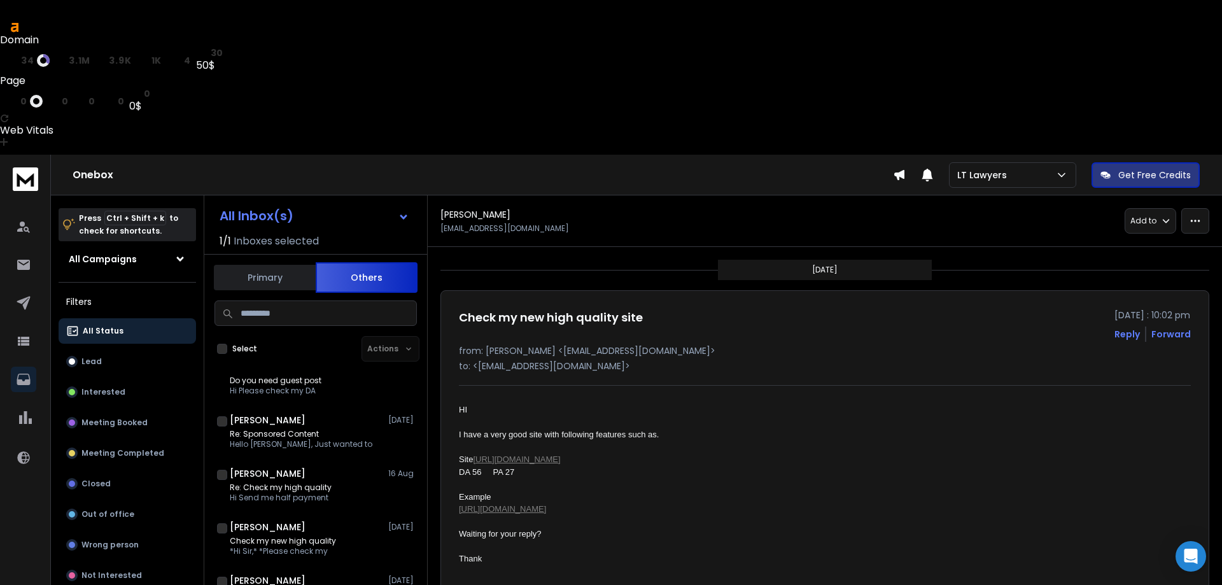
scroll to position [0, 0]
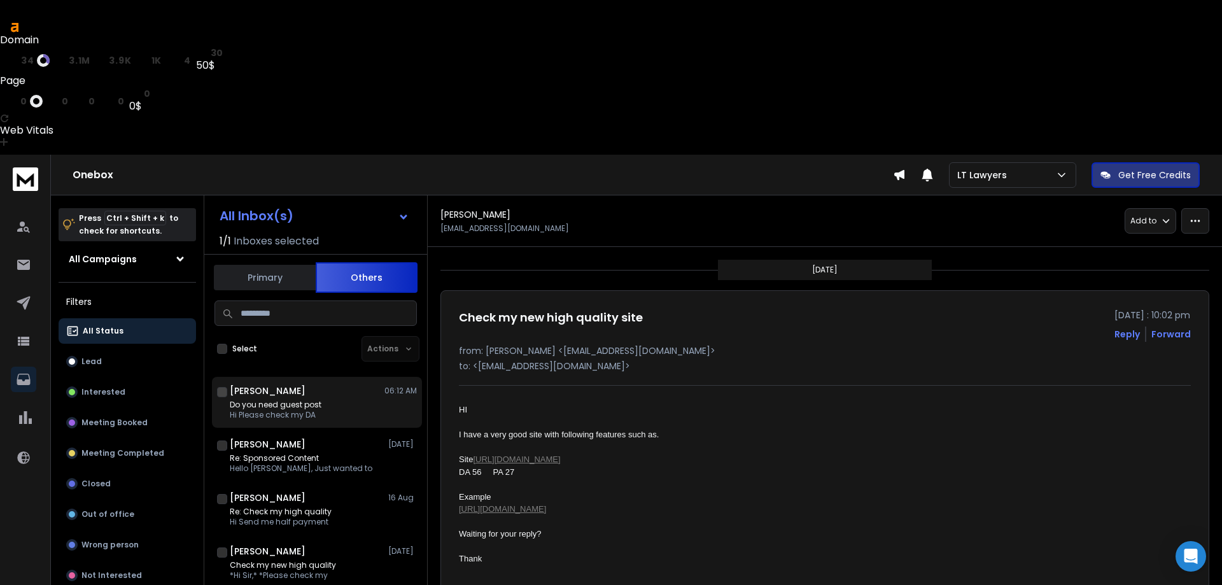
click at [342, 400] on div "Do you need guest post Hi Please check my DA" at bounding box center [323, 410] width 187 height 20
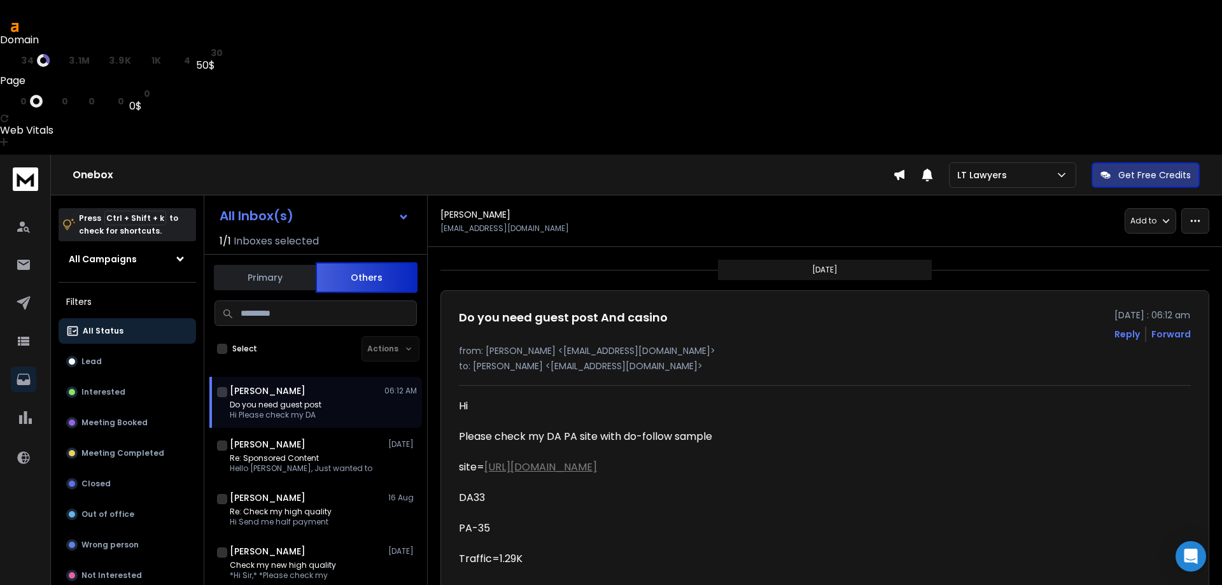
click at [783, 208] on div "Jon Boys JB jonboyslinksale@gmail.com" at bounding box center [630, 220] width 380 height 25
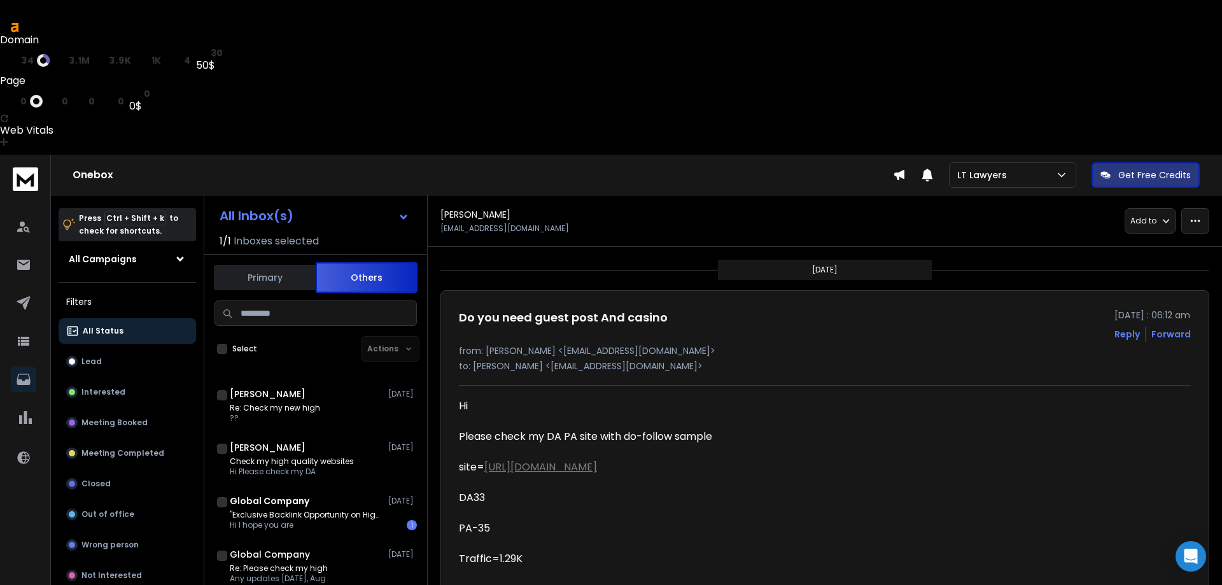
scroll to position [321, 0]
click at [31, 426] on div "H" at bounding box center [25, 447] width 51 height 585
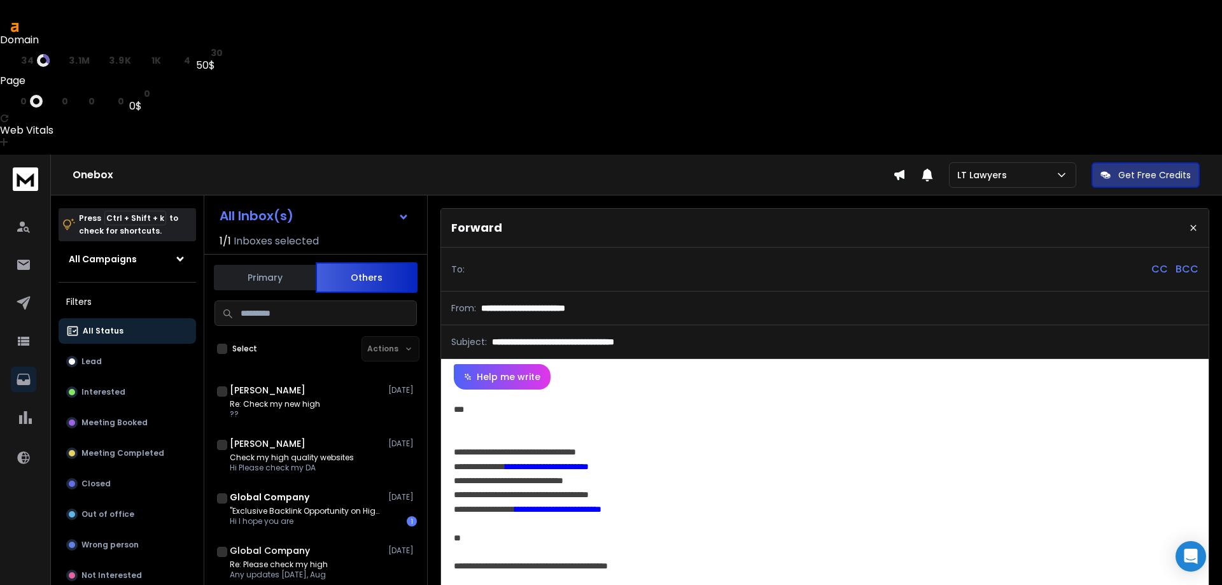
click at [1191, 225] on icon at bounding box center [1193, 228] width 6 height 6
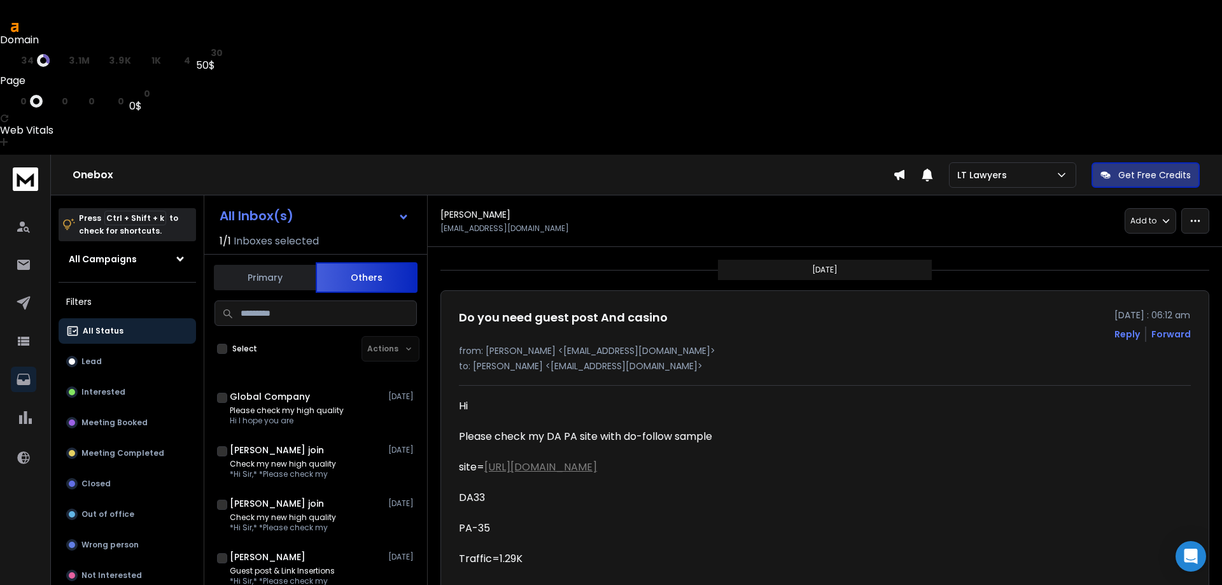
scroll to position [599, 0]
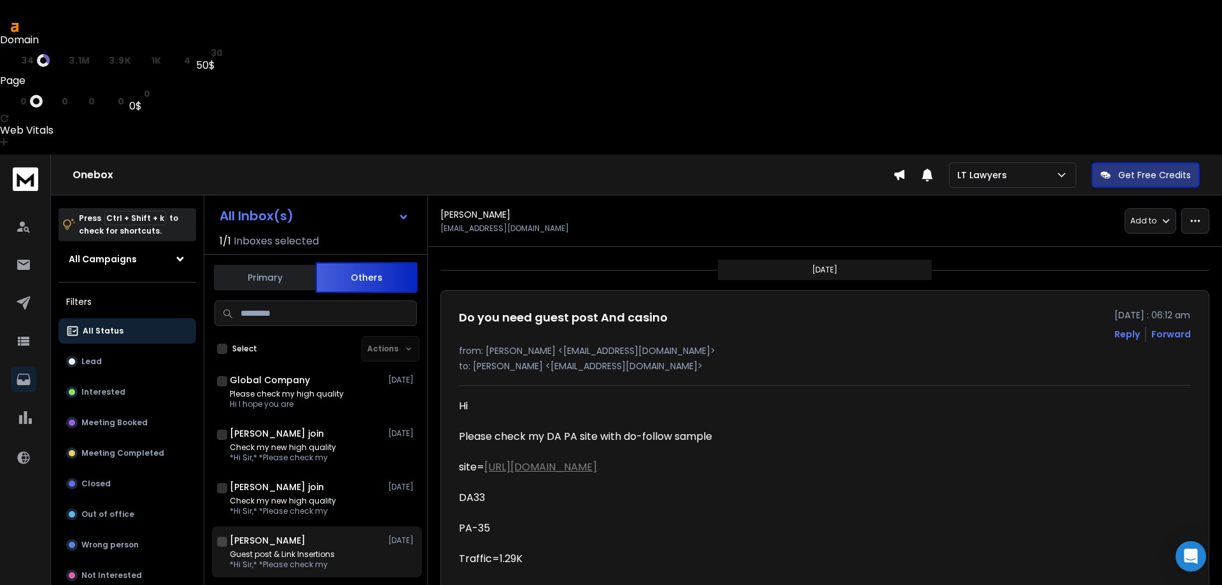
click at [323, 534] on div "Millie Falreya 31 Jul" at bounding box center [323, 540] width 187 height 13
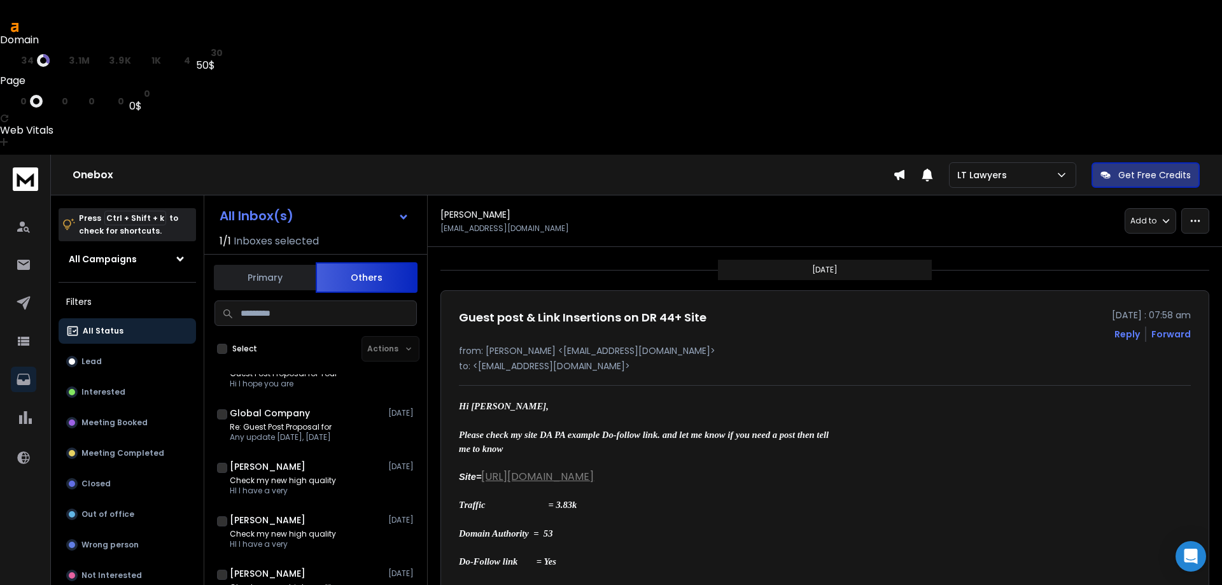
scroll to position [1014, 0]
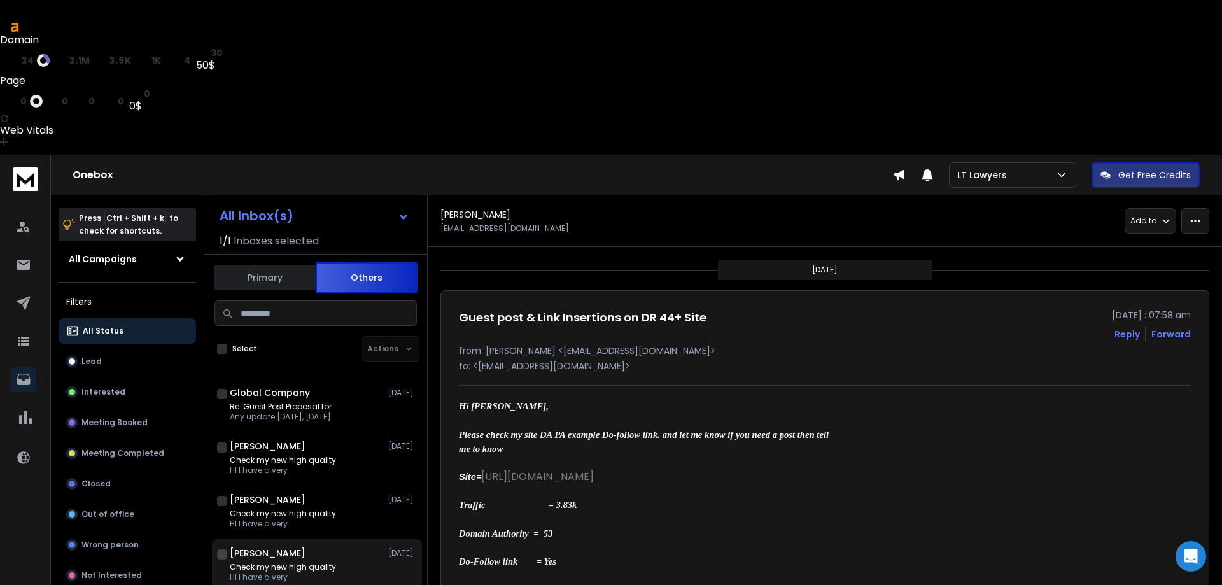
click at [308, 562] on p "Check my new high quality" at bounding box center [283, 567] width 106 height 10
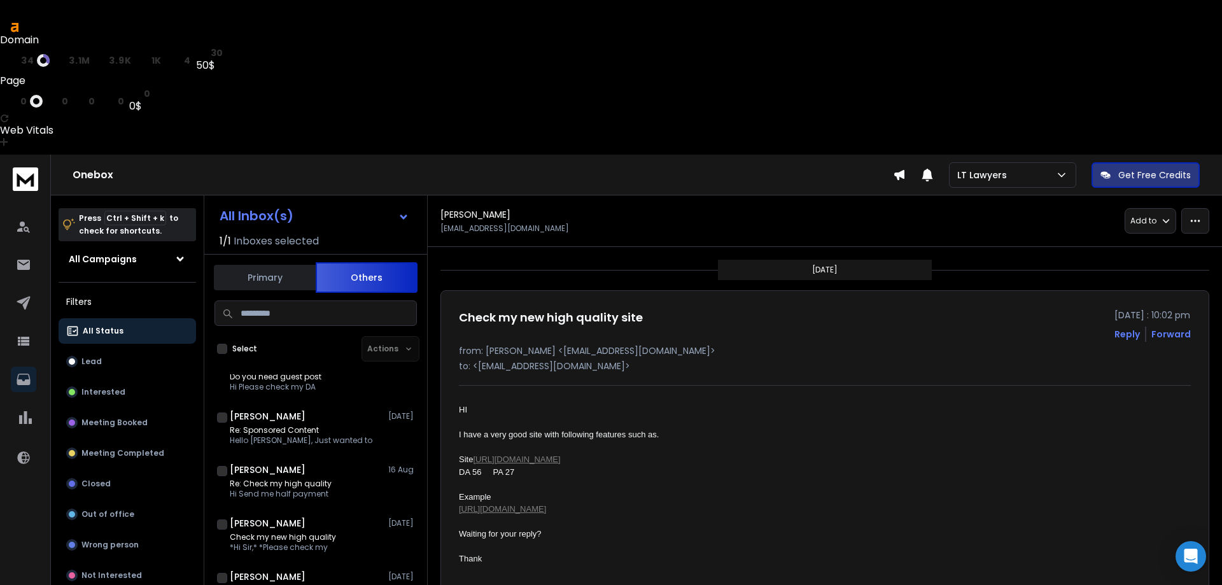
scroll to position [0, 0]
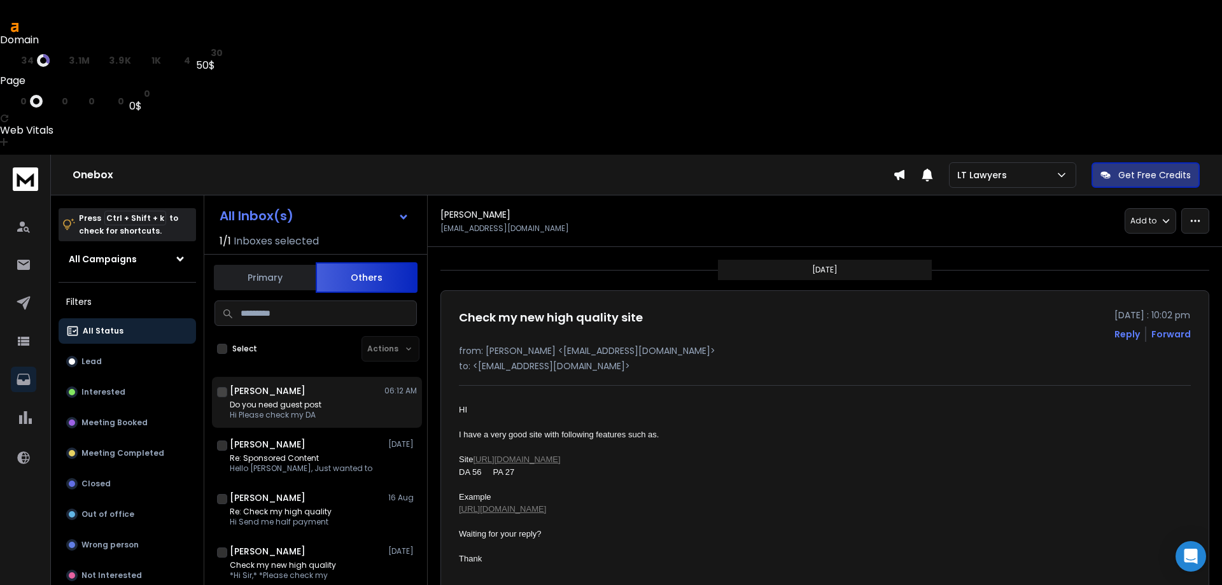
click at [342, 400] on div "Do you need guest post Hi Please check my DA" at bounding box center [323, 410] width 187 height 20
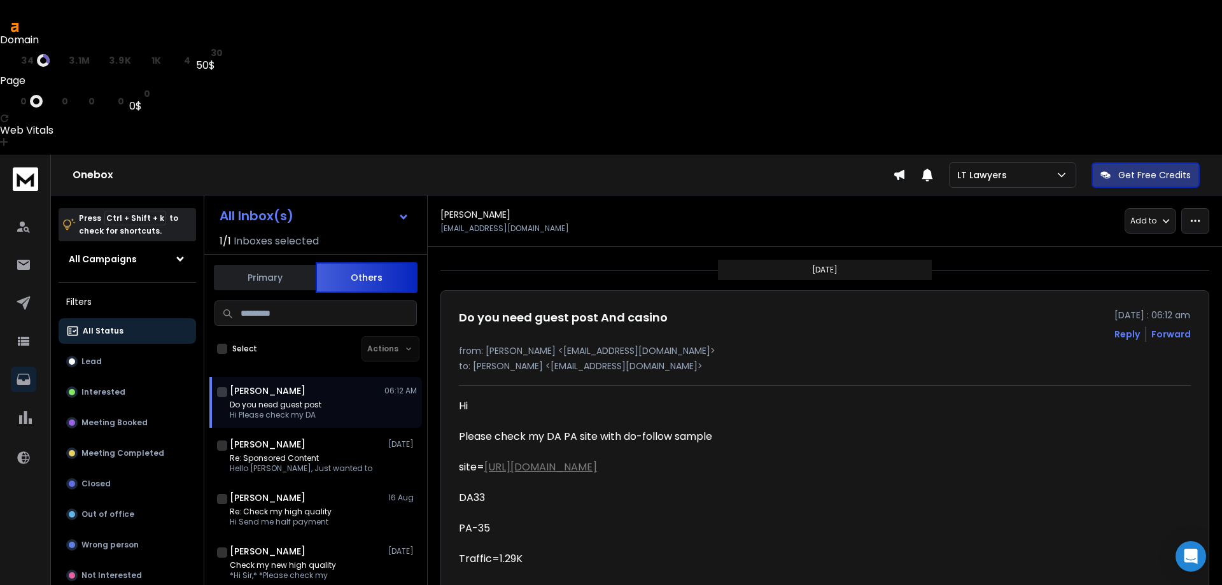
click at [783, 208] on div "Jon Boys JB jonboyslinksale@gmail.com" at bounding box center [630, 220] width 380 height 25
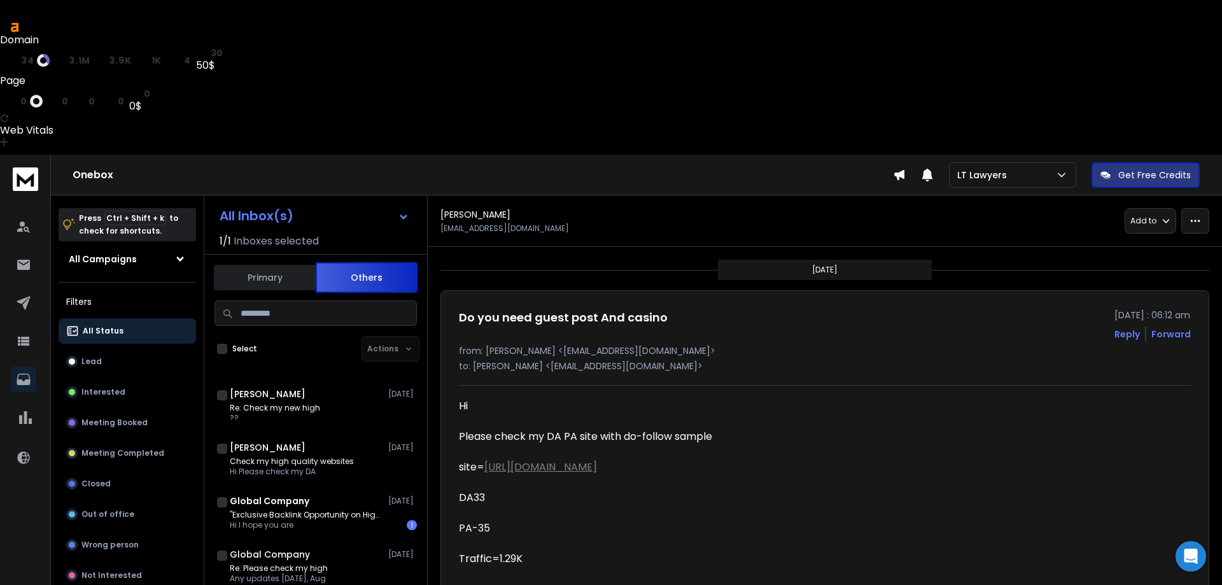
scroll to position [322, 0]
click at [31, 426] on div "H" at bounding box center [25, 447] width 51 height 585
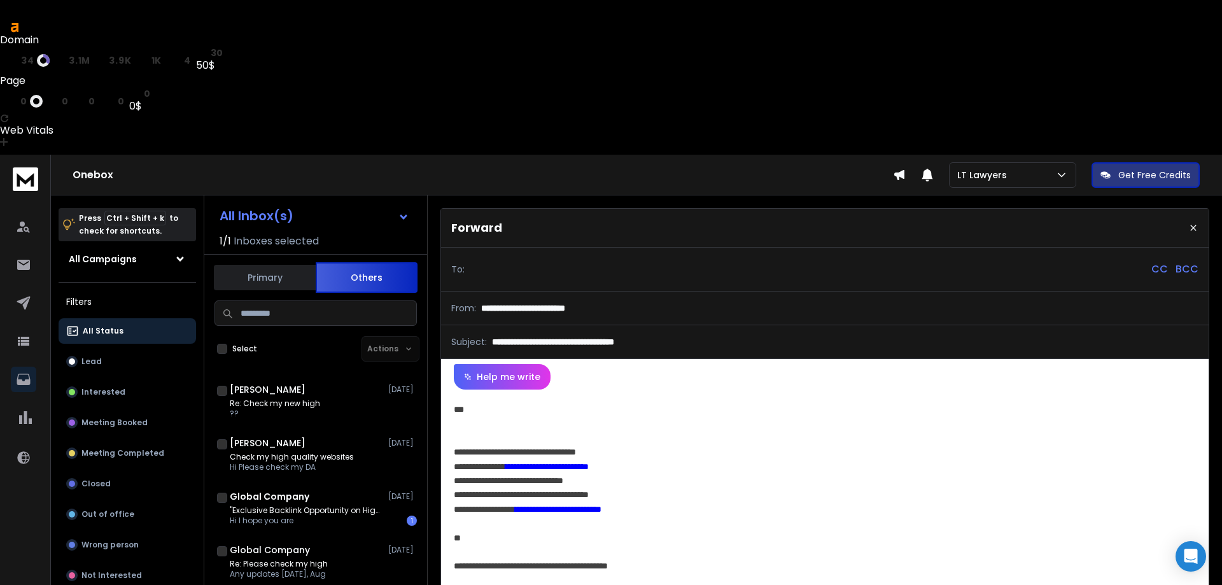
click at [1191, 225] on icon at bounding box center [1193, 228] width 6 height 6
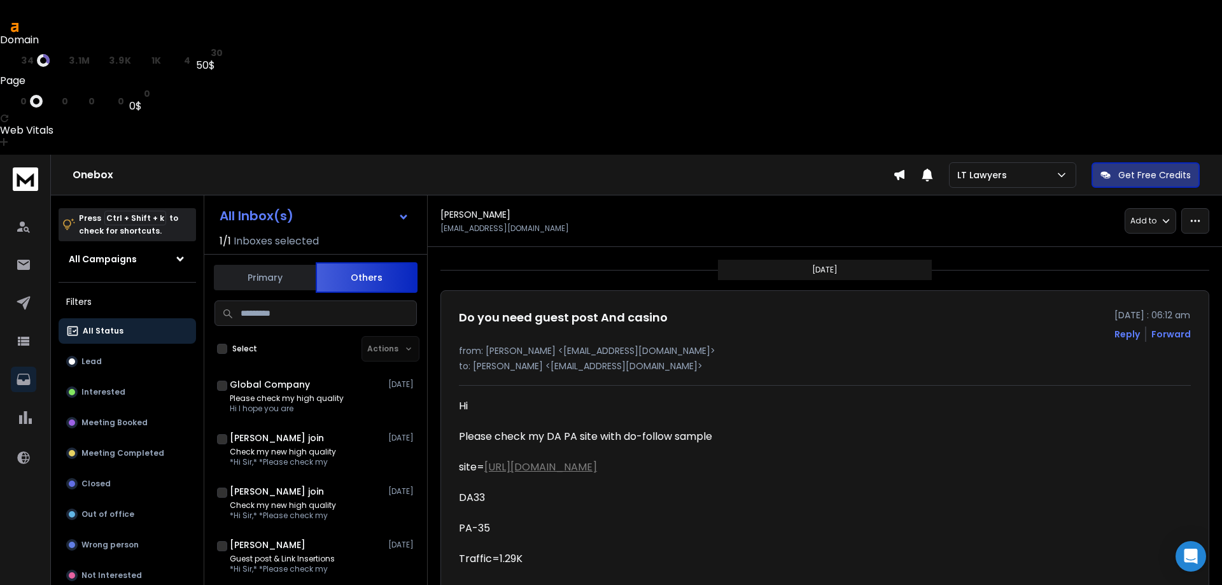
scroll to position [603, 0]
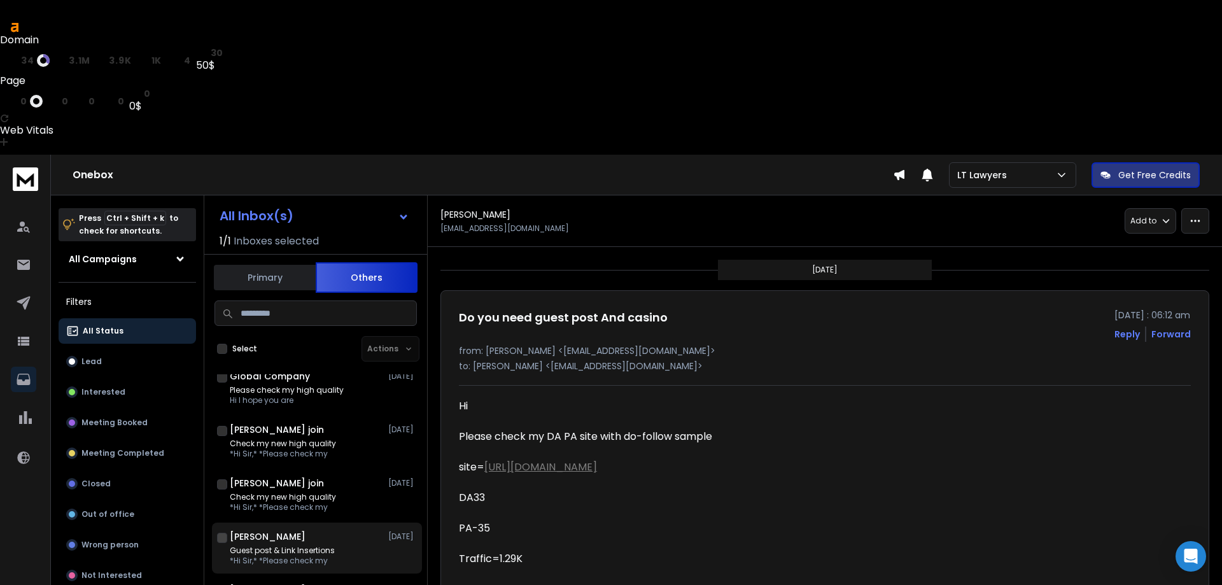
click at [323, 530] on div "Millie Falreya 31 Jul" at bounding box center [323, 536] width 187 height 13
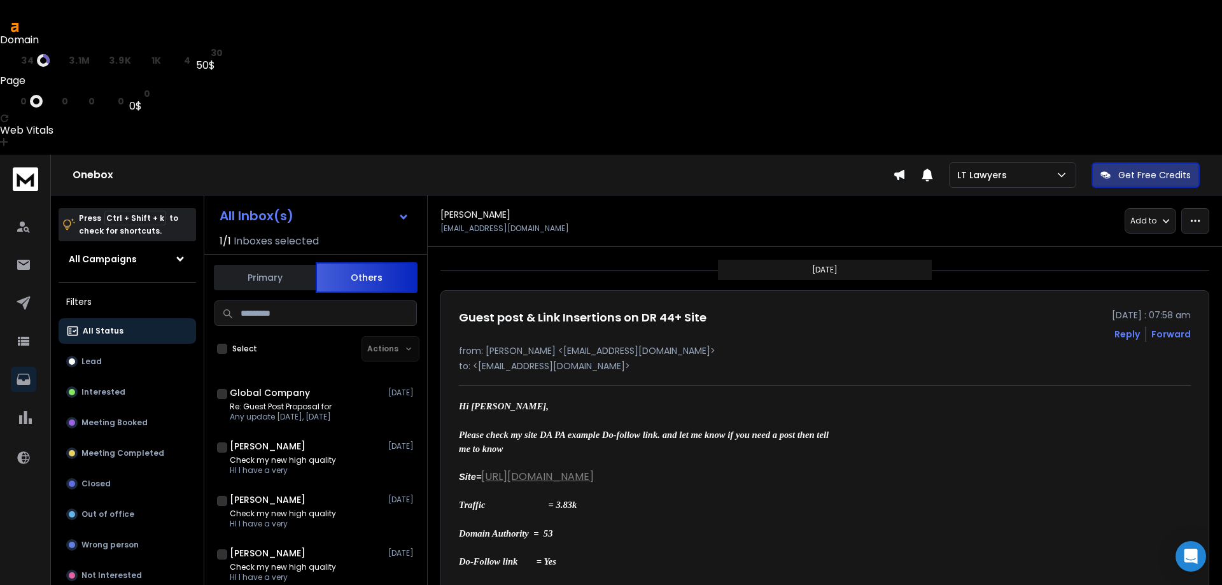
scroll to position [1018, 0]
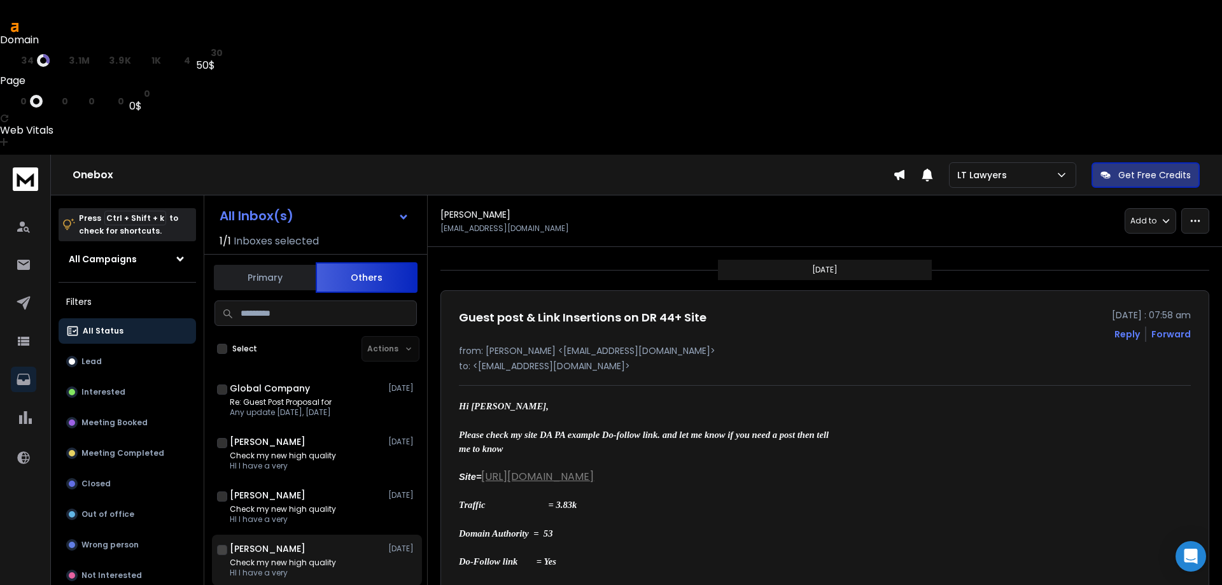
click at [308, 557] on p "Check my new high quality" at bounding box center [283, 562] width 106 height 10
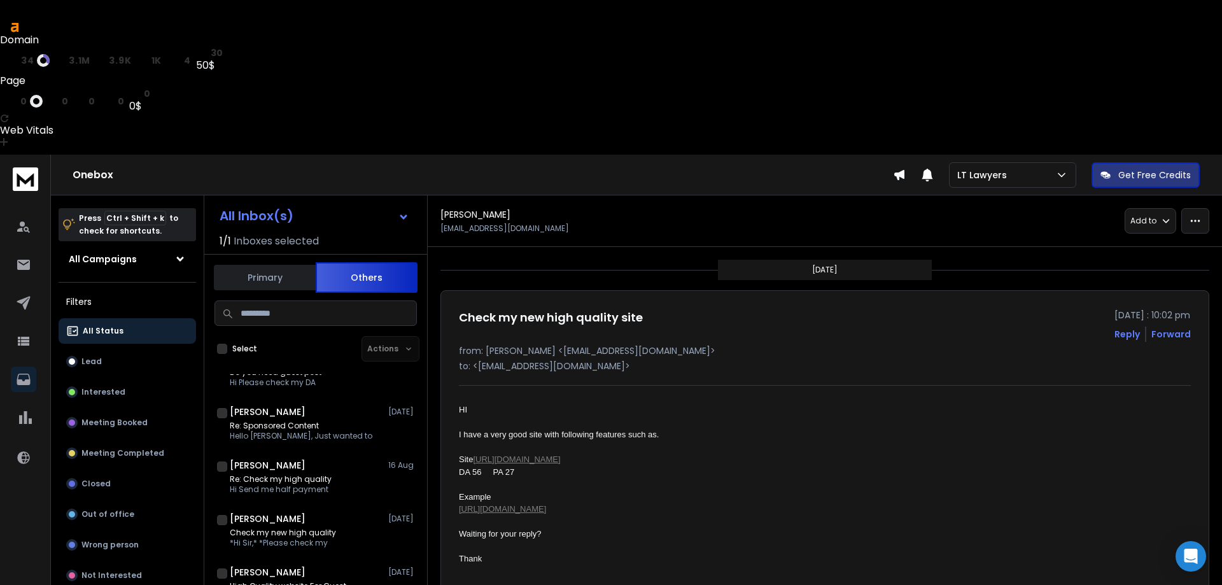
scroll to position [0, 0]
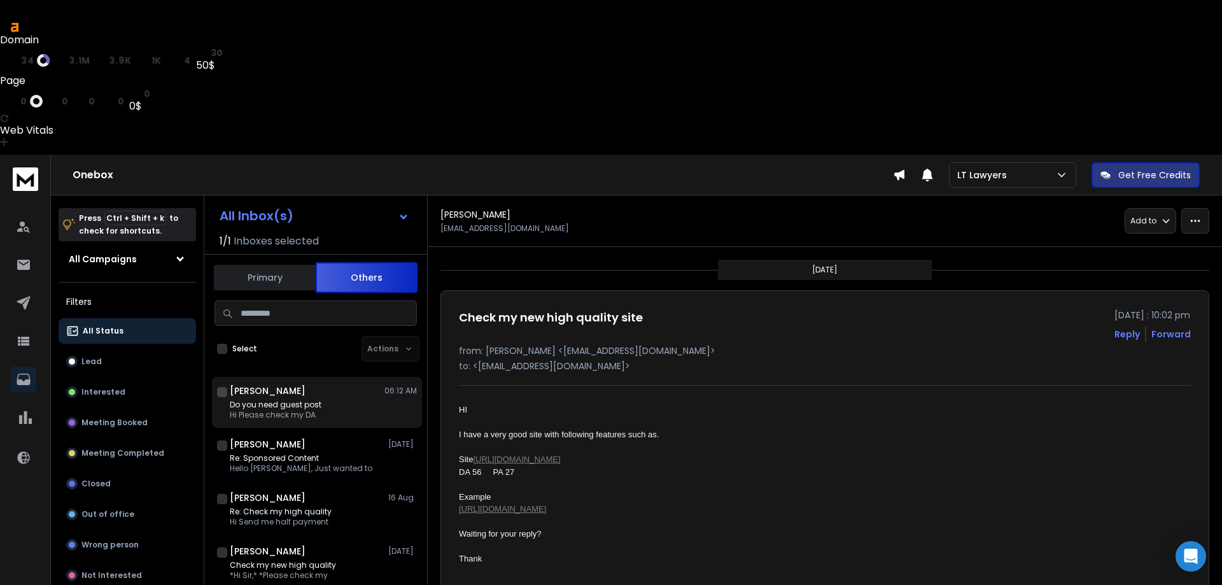
click at [342, 400] on div "Do you need guest post Hi Please check my DA" at bounding box center [323, 410] width 187 height 20
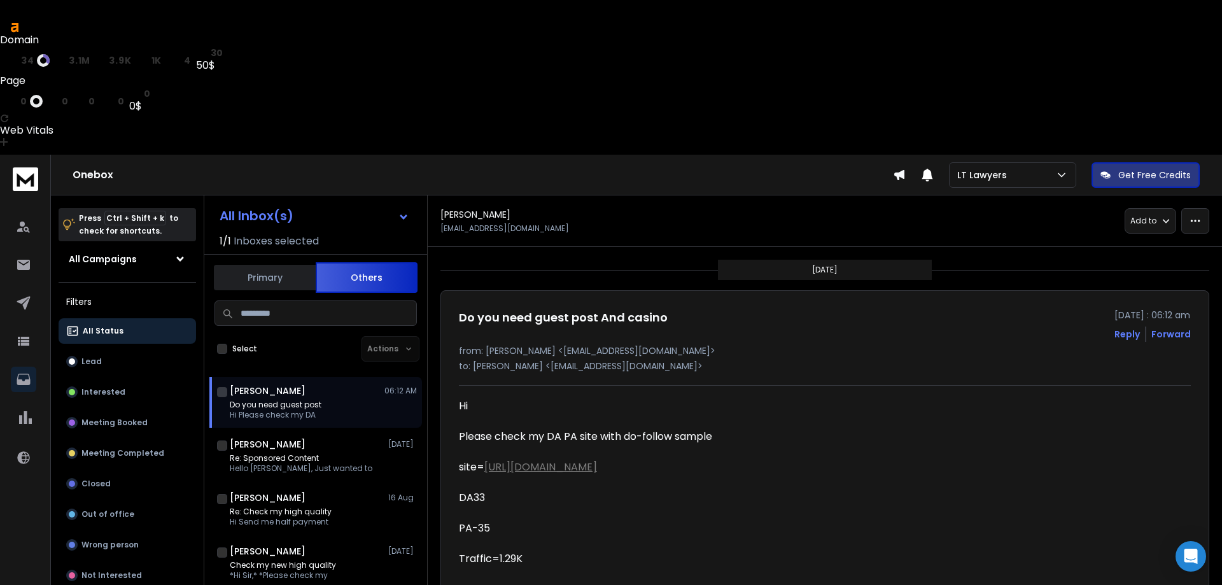
click at [783, 208] on div "Jon Boys JB jonboyslinksale@gmail.com" at bounding box center [630, 220] width 380 height 25
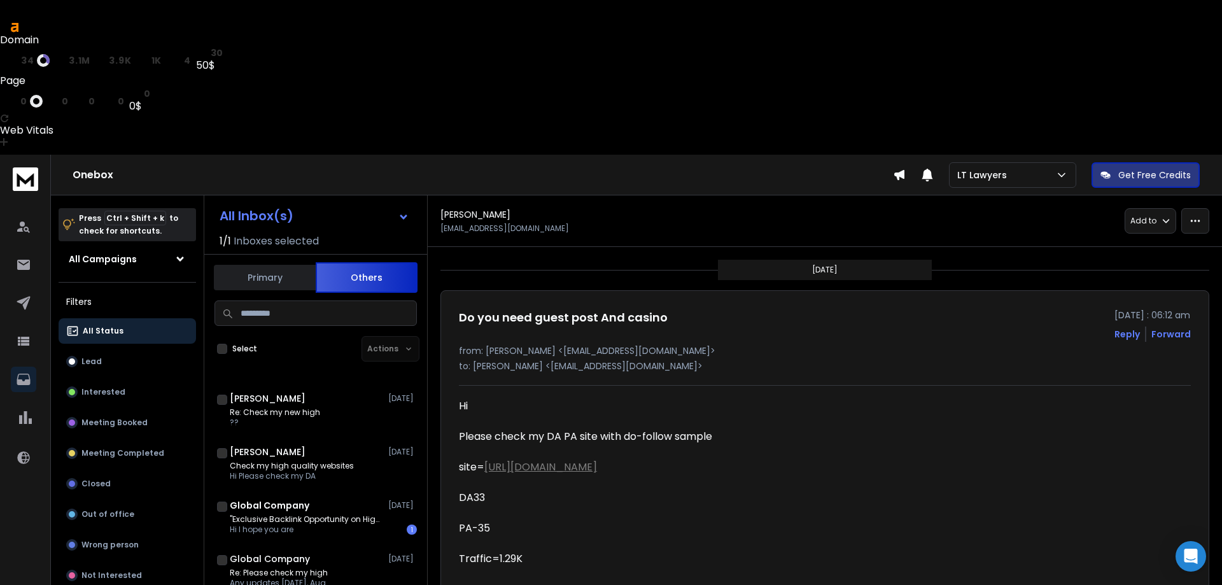
scroll to position [322, 0]
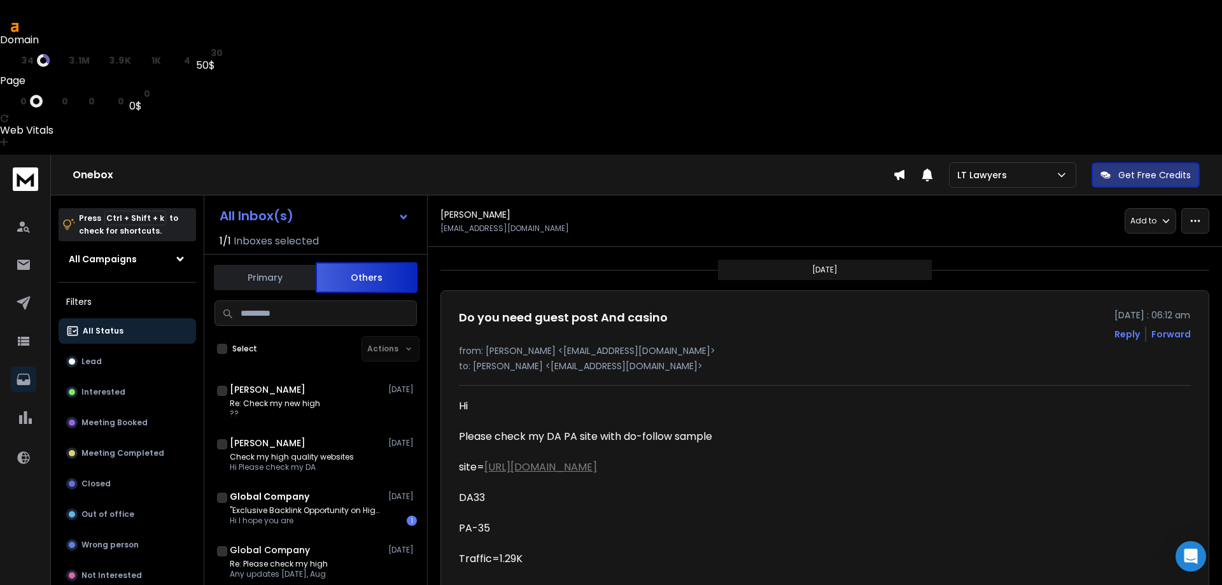
click at [31, 426] on div "H" at bounding box center [25, 447] width 51 height 585
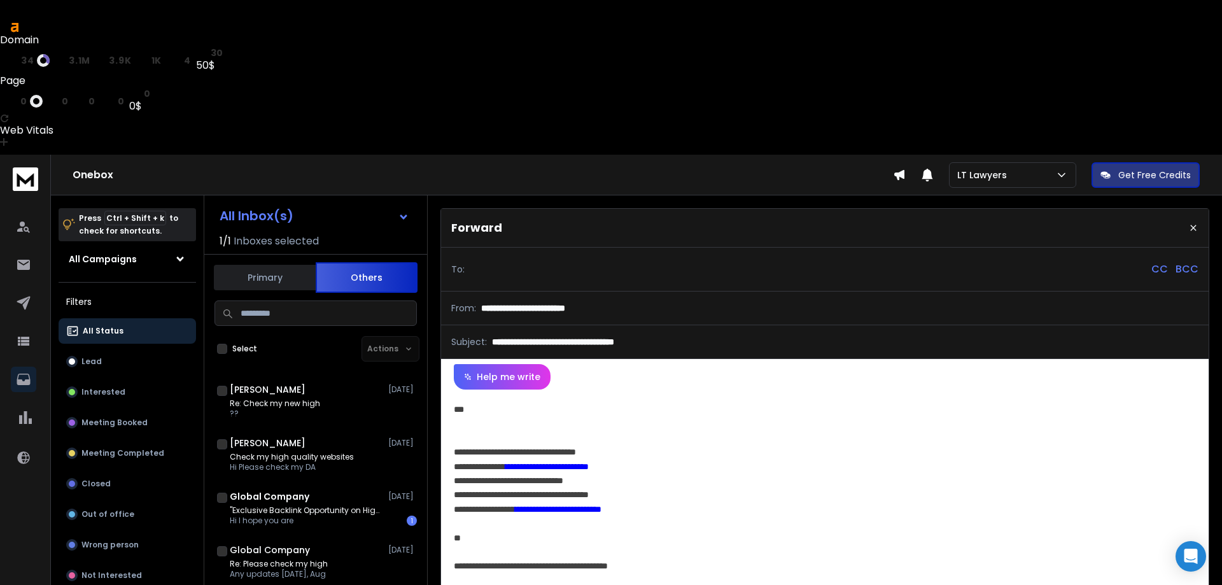
click at [1191, 225] on icon at bounding box center [1193, 228] width 6 height 6
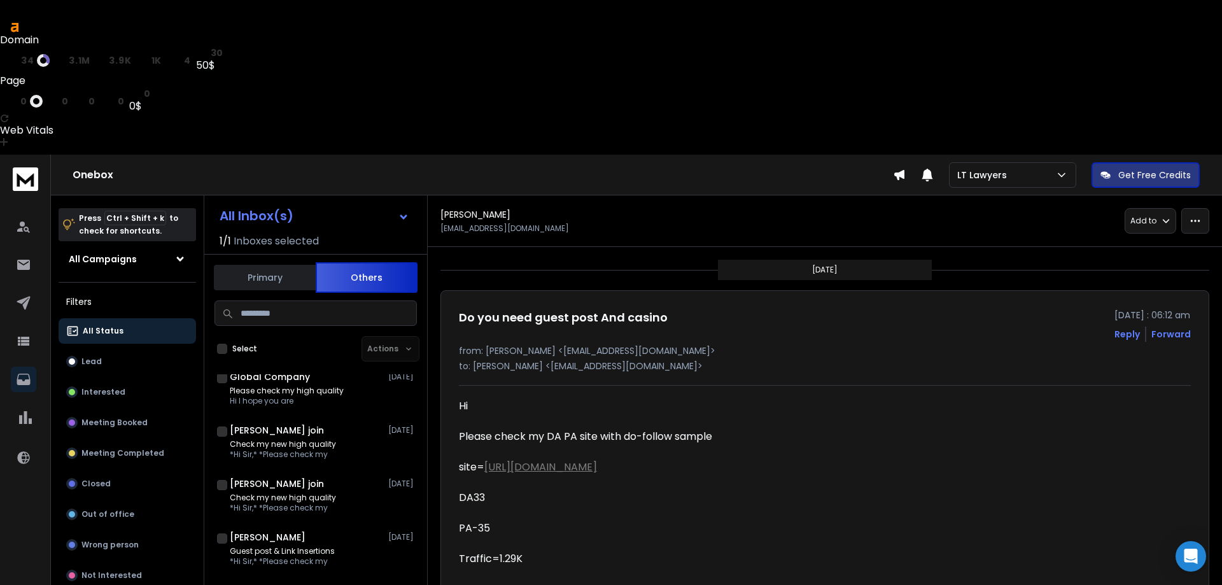
scroll to position [603, 0]
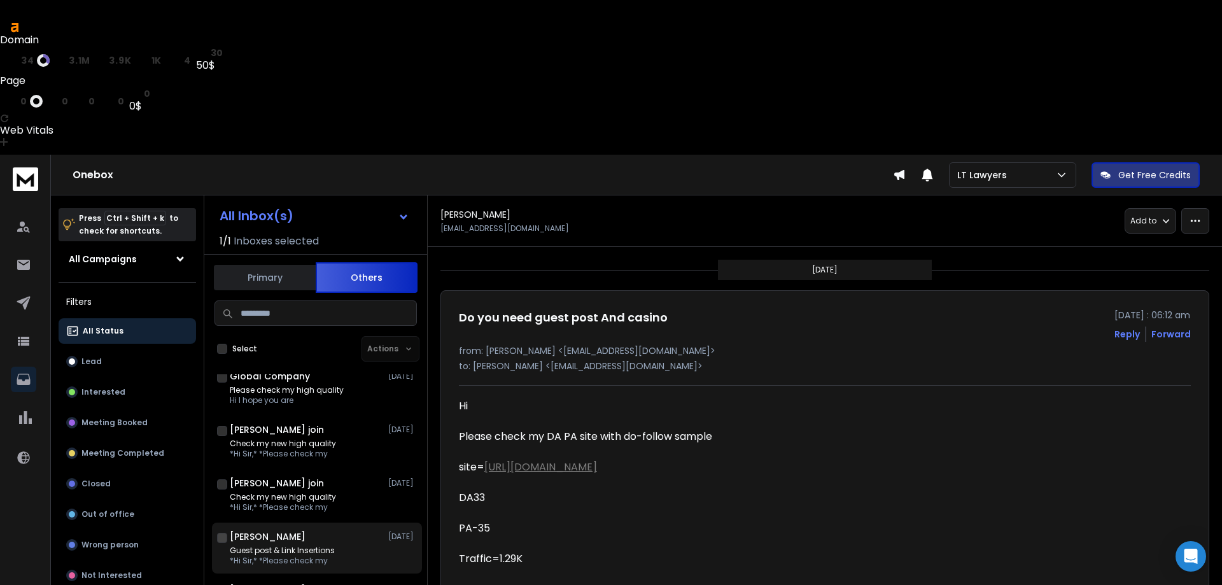
click at [323, 530] on div "Millie Falreya 31 Jul" at bounding box center [323, 536] width 187 height 13
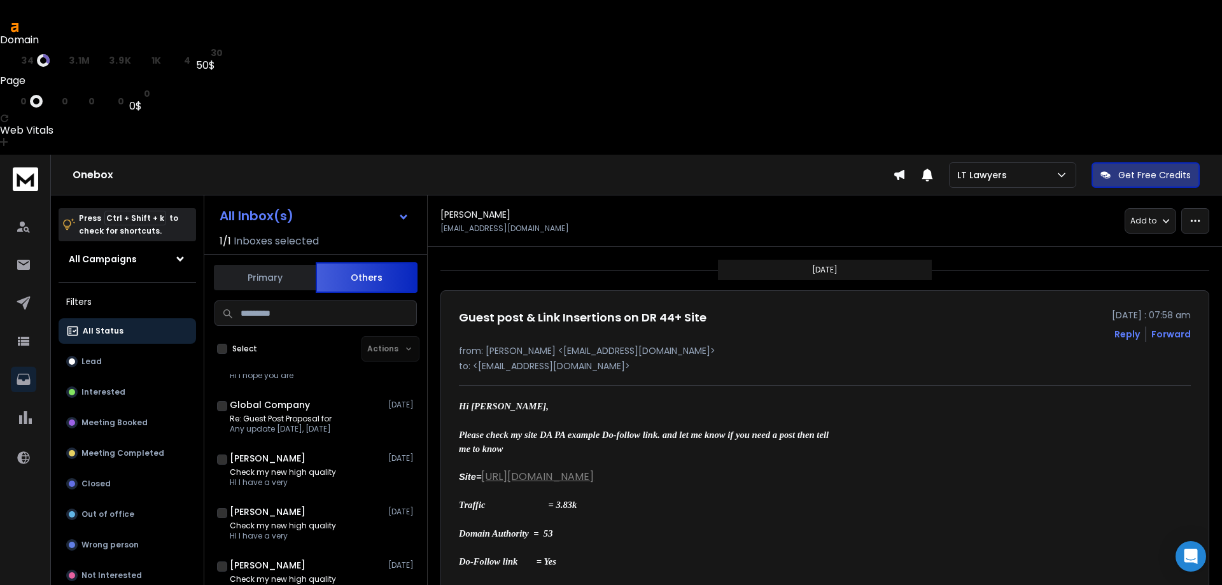
scroll to position [1017, 0]
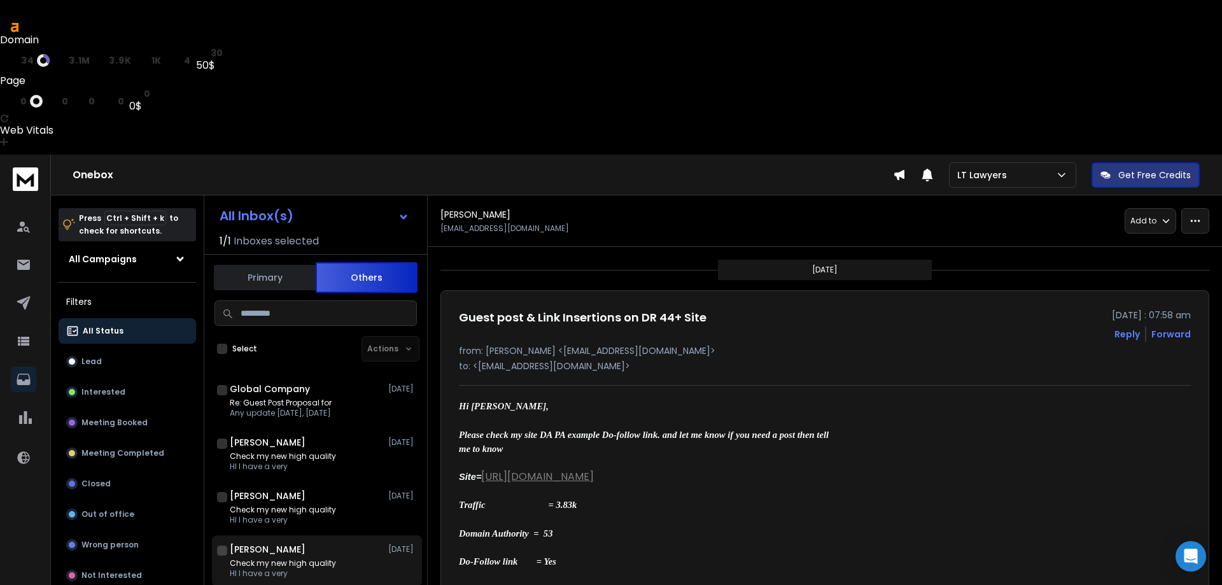
click at [308, 558] on p "Check my new high quality" at bounding box center [283, 563] width 106 height 10
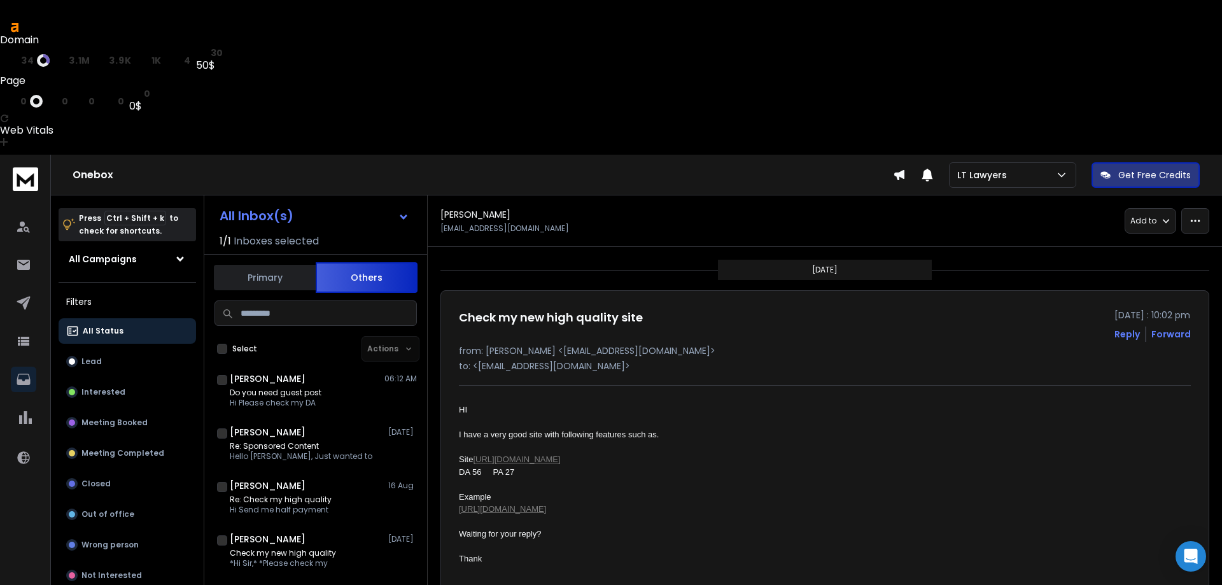
scroll to position [0, 0]
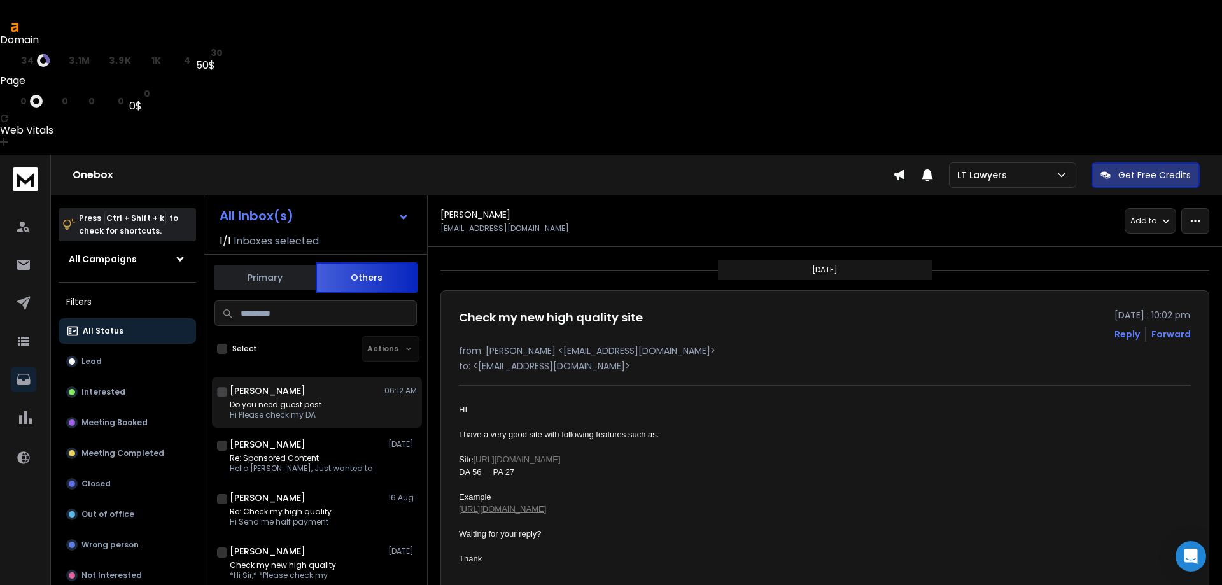
click at [342, 400] on div "Do you need guest post Hi Please check my DA" at bounding box center [323, 410] width 187 height 20
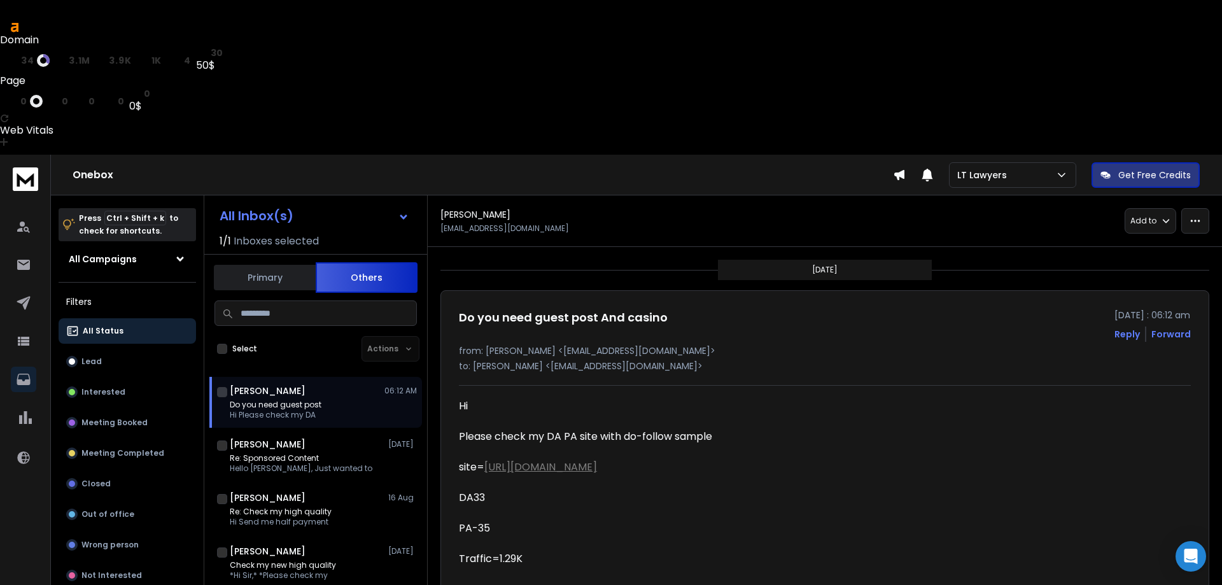
click at [783, 208] on div "Jon Boys JB jonboyslinksale@gmail.com" at bounding box center [630, 220] width 380 height 25
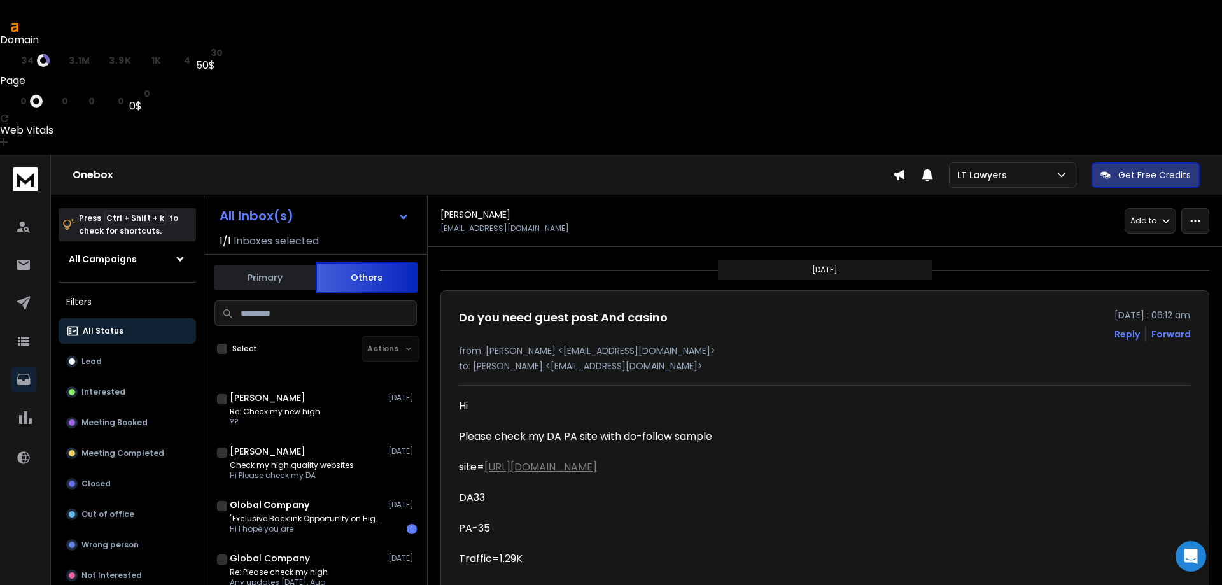
scroll to position [321, 0]
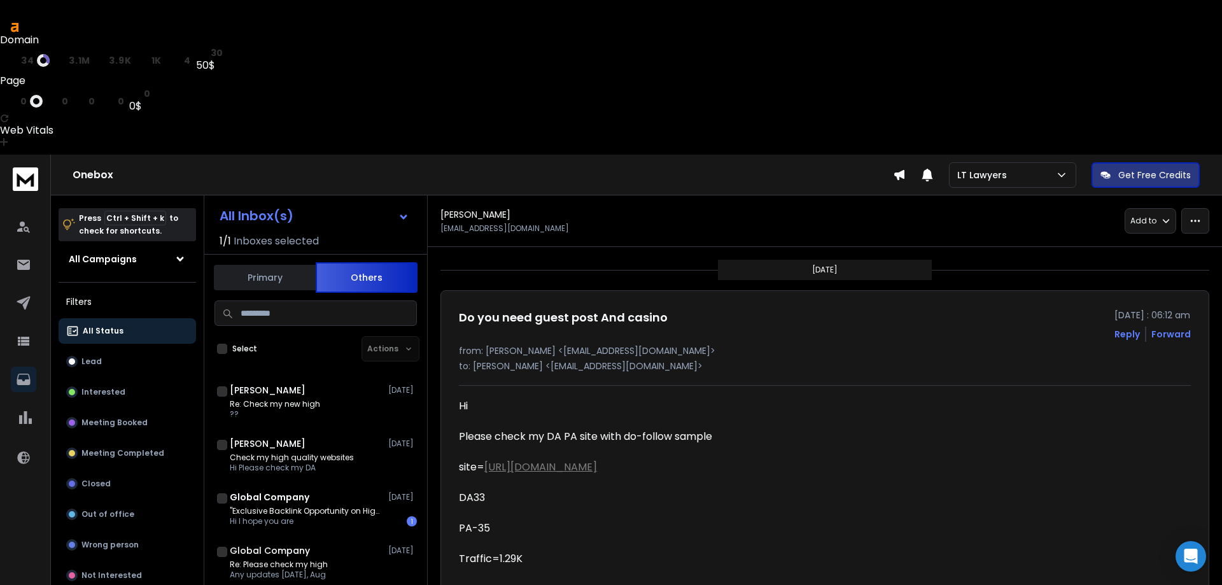
click at [31, 426] on div "H" at bounding box center [25, 447] width 51 height 585
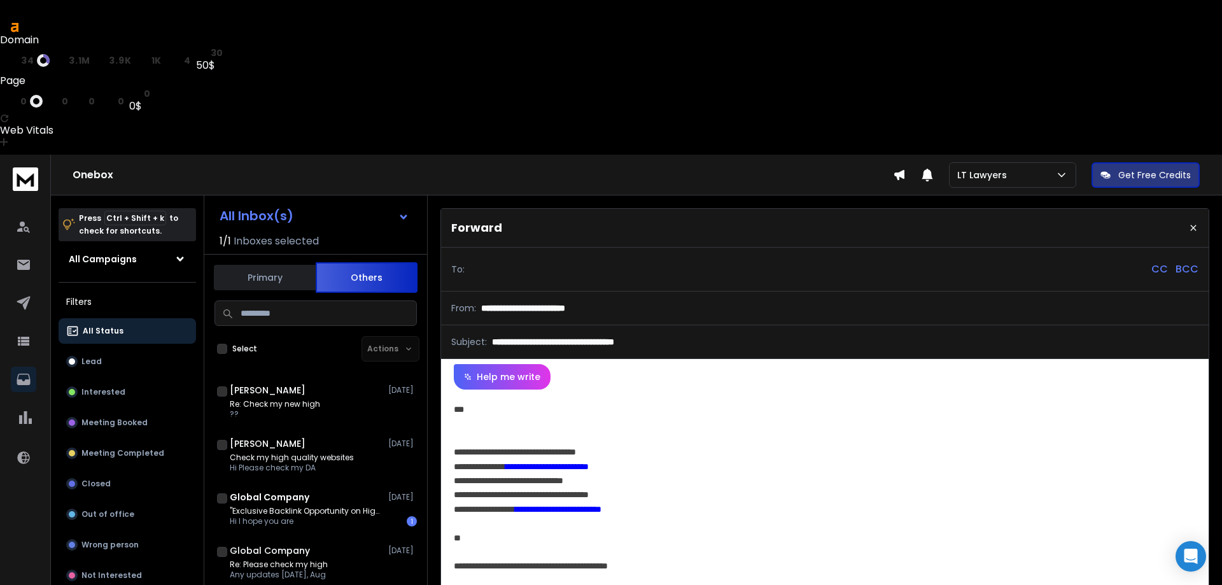
click at [1191, 225] on icon at bounding box center [1193, 228] width 6 height 6
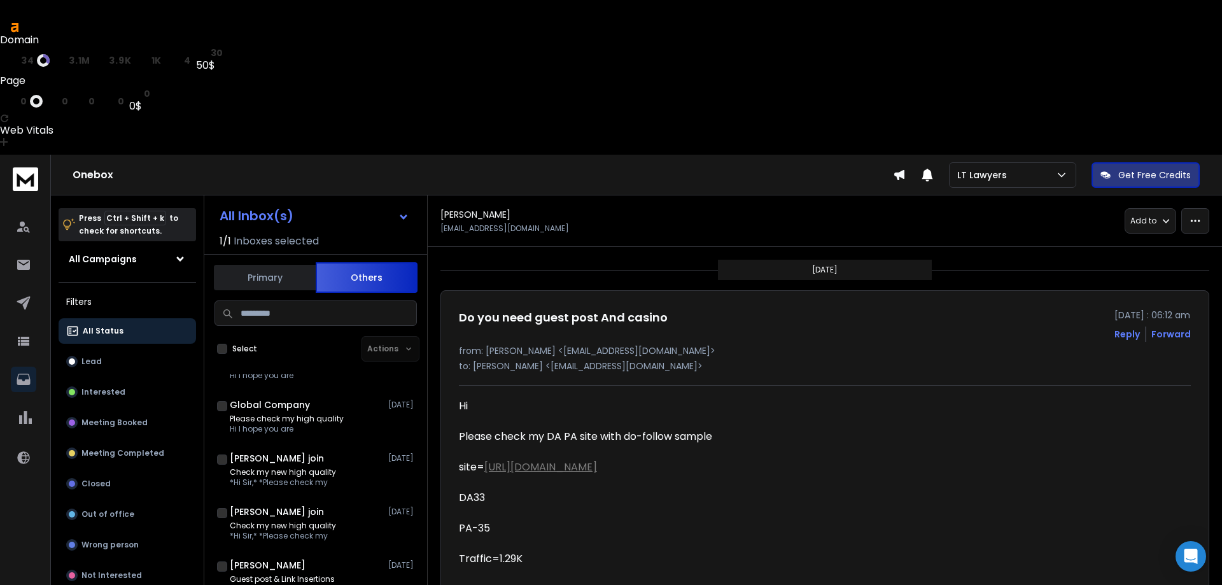
scroll to position [599, 0]
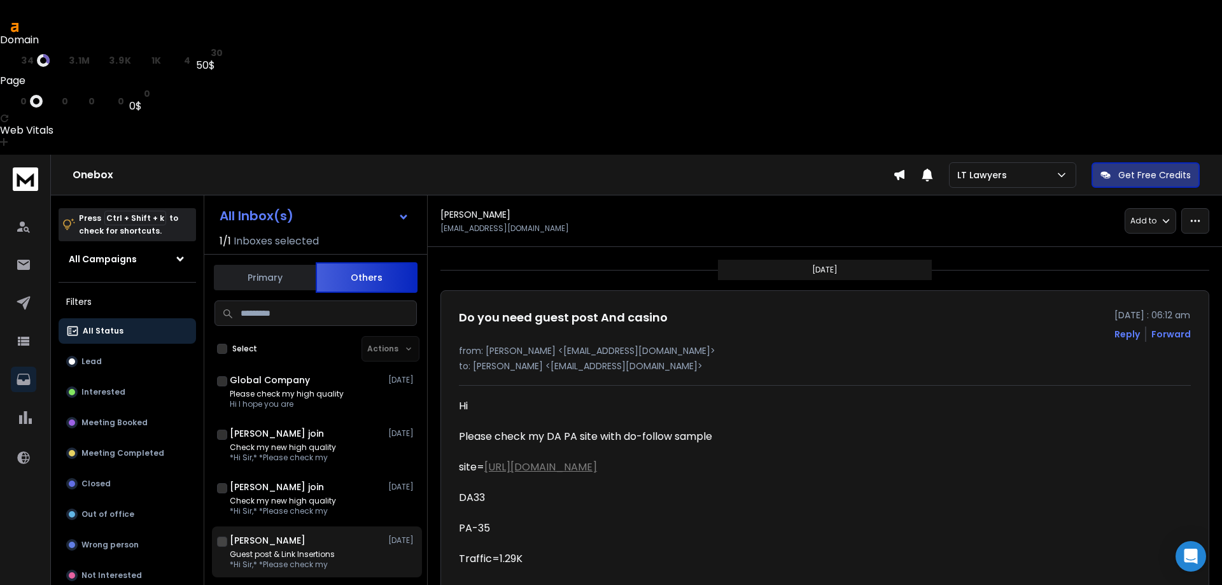
click at [323, 534] on div "Millie Falreya 31 Jul" at bounding box center [323, 540] width 187 height 13
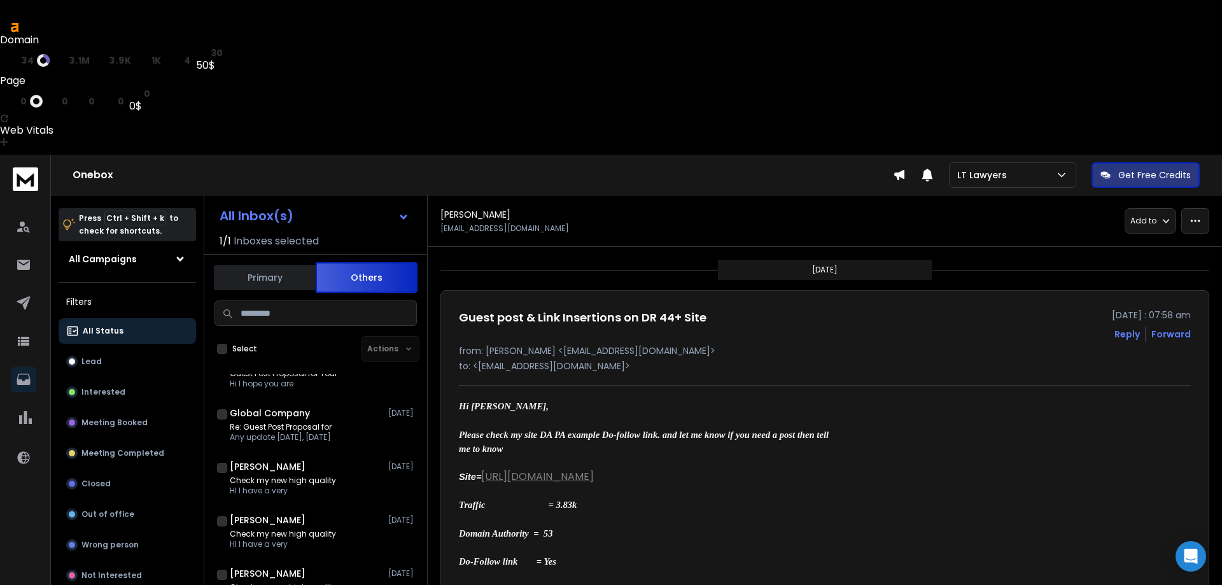
scroll to position [1014, 0]
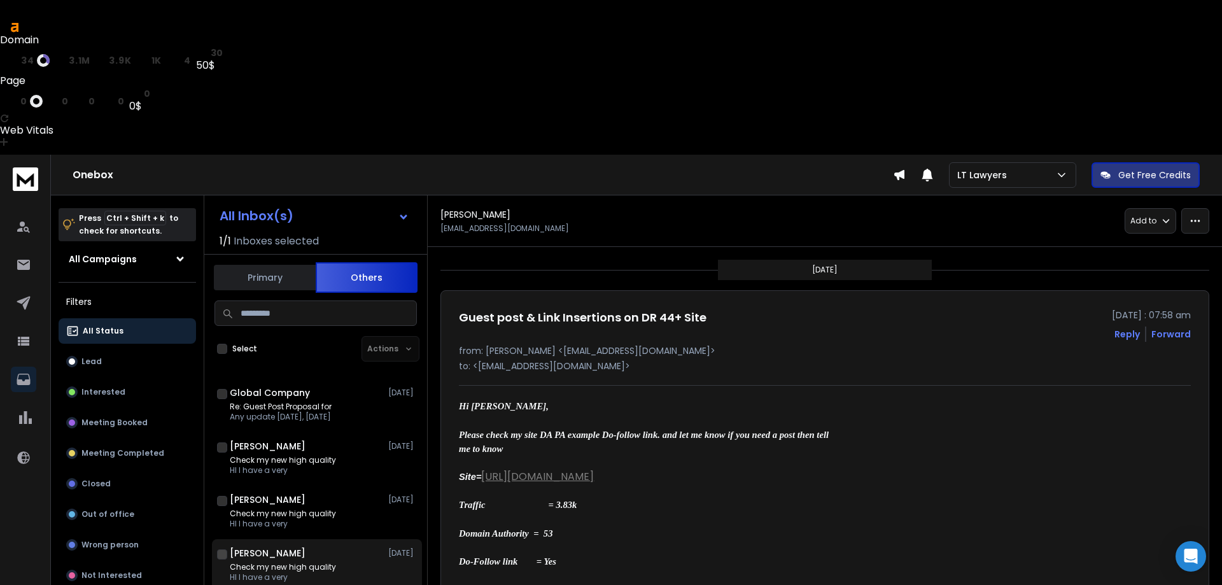
click at [308, 562] on p "Check my new high quality" at bounding box center [283, 567] width 106 height 10
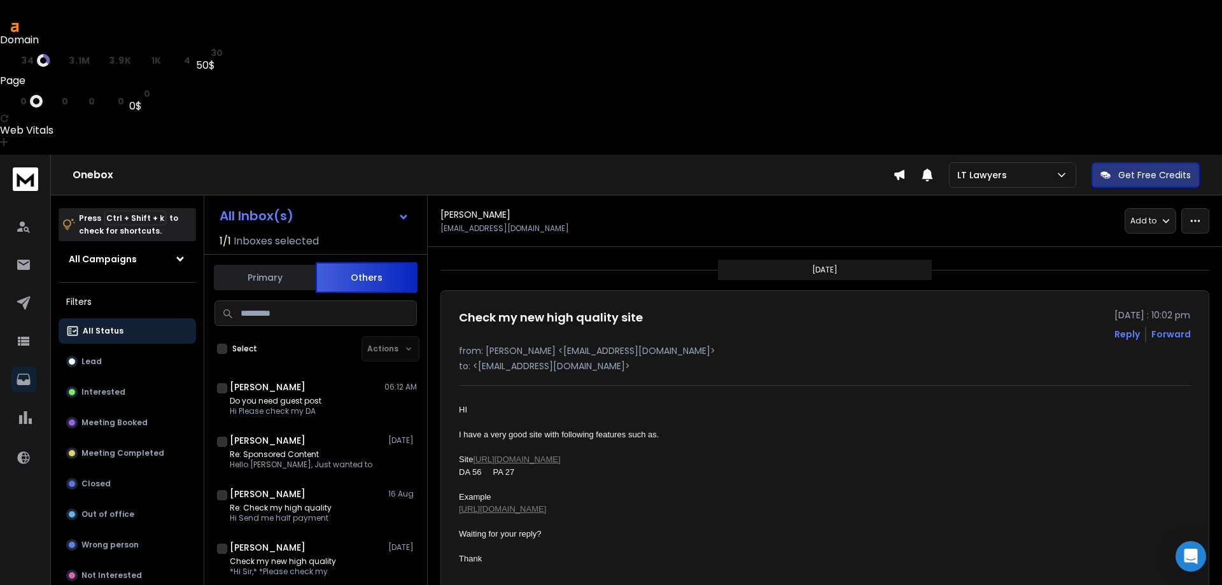
scroll to position [0, 0]
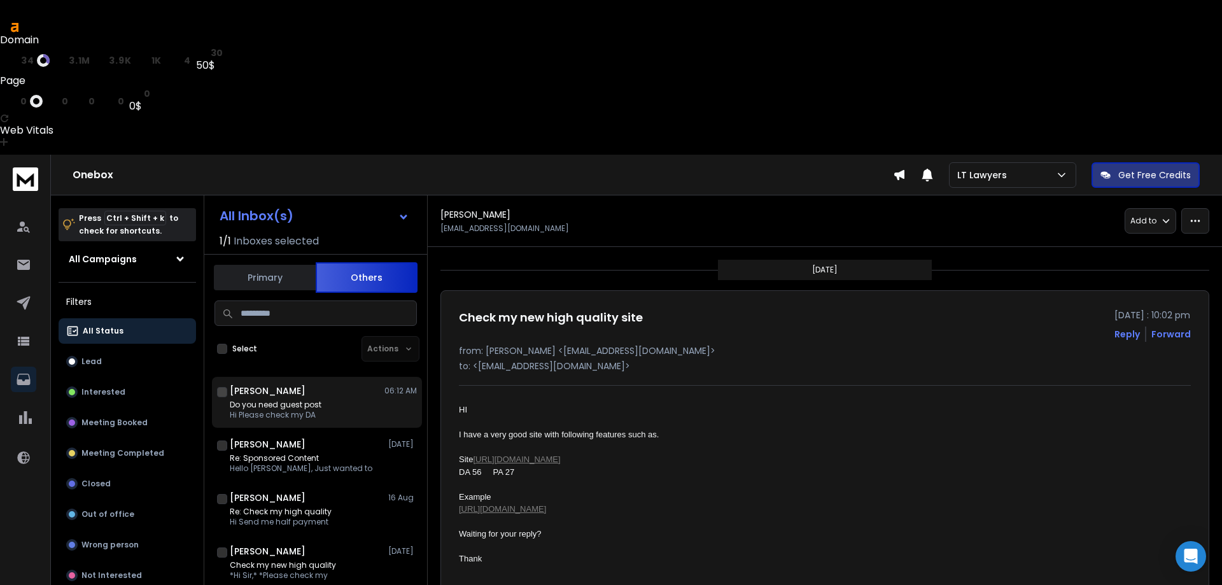
click at [342, 400] on div "Do you need guest post Hi Please check my DA" at bounding box center [323, 410] width 187 height 20
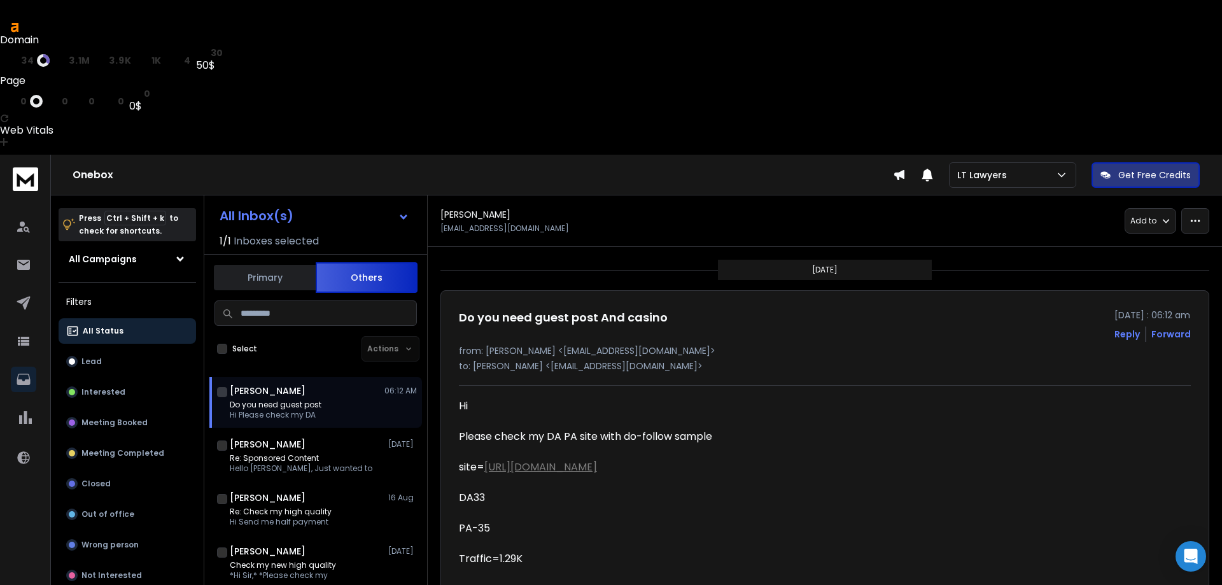
click at [783, 208] on div "Jon Boys JB jonboyslinksale@gmail.com" at bounding box center [630, 220] width 380 height 25
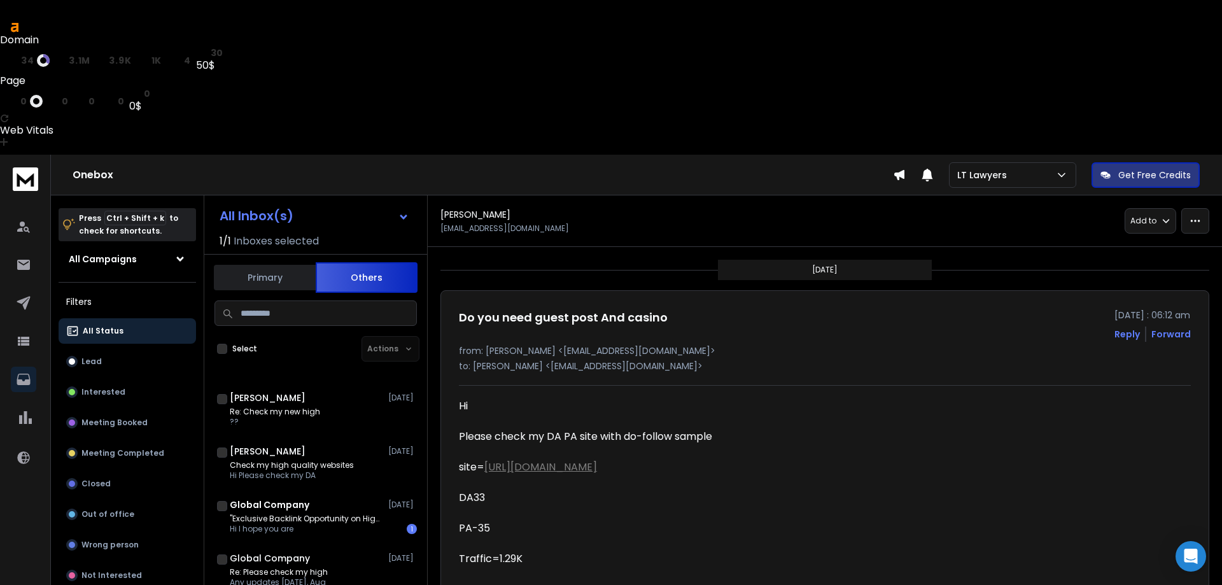
scroll to position [321, 0]
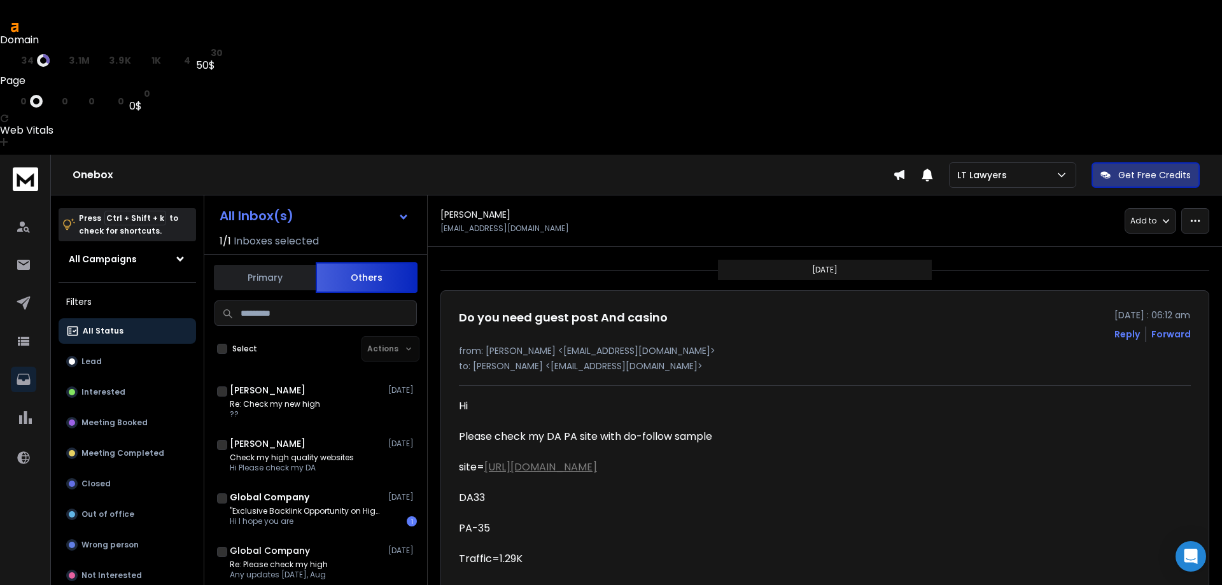
click at [31, 426] on div "H" at bounding box center [25, 447] width 51 height 585
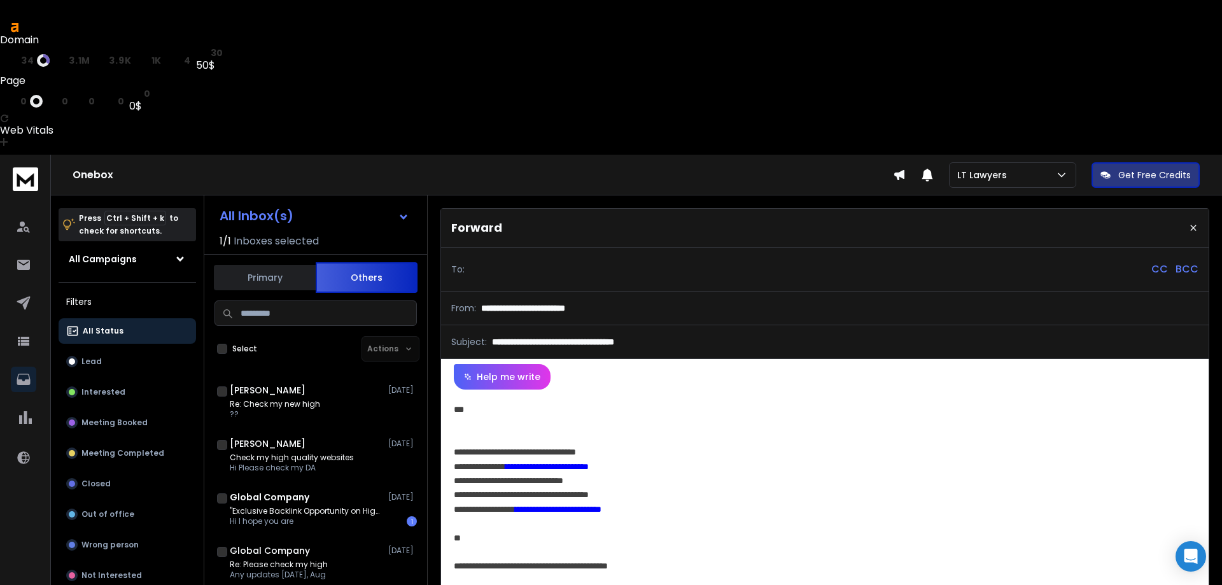
click at [1191, 225] on icon at bounding box center [1193, 228] width 6 height 6
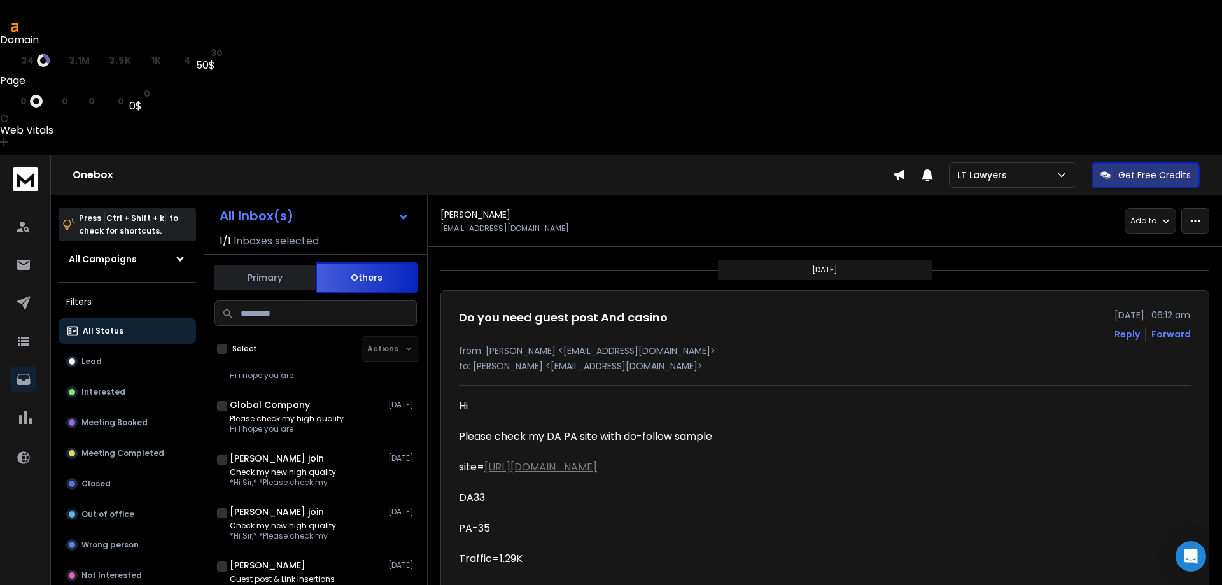
scroll to position [598, 0]
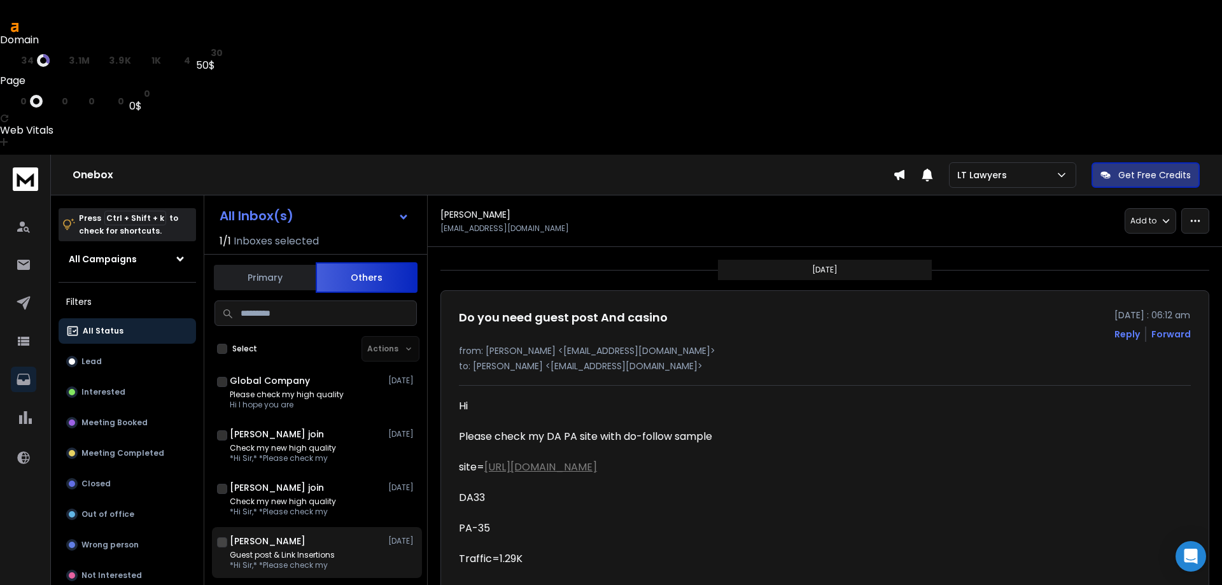
click at [323, 534] on div "Millie Falreya 31 Jul" at bounding box center [323, 540] width 187 height 13
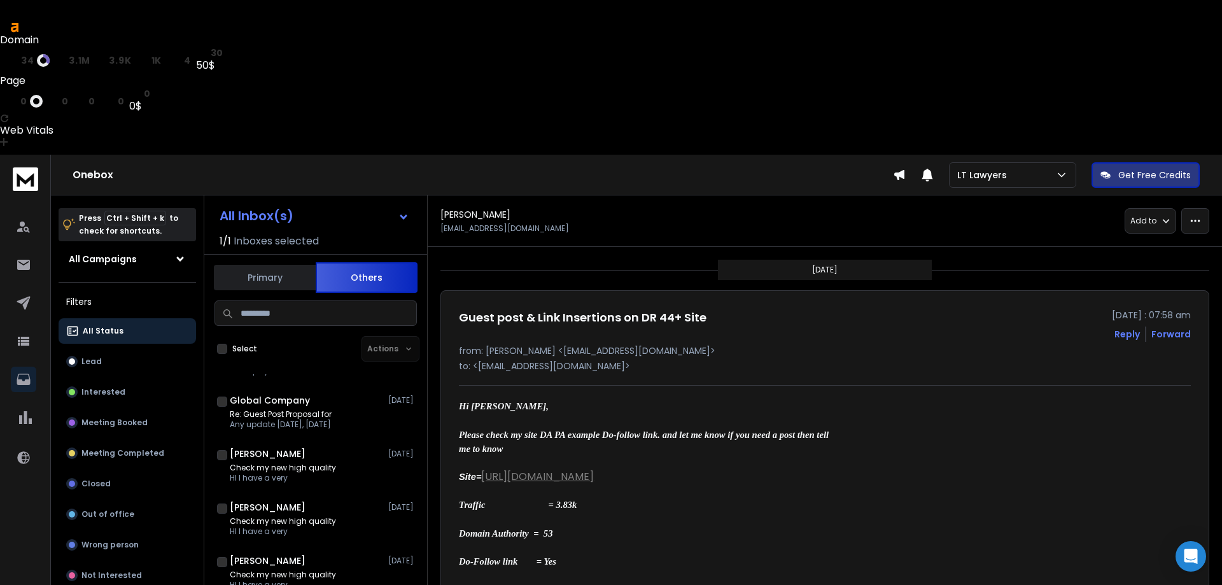
scroll to position [1009, 0]
click at [308, 551] on div "Humaira Rajpoot 24 Jul Check my new high quality HI I have a very" at bounding box center [323, 569] width 187 height 36
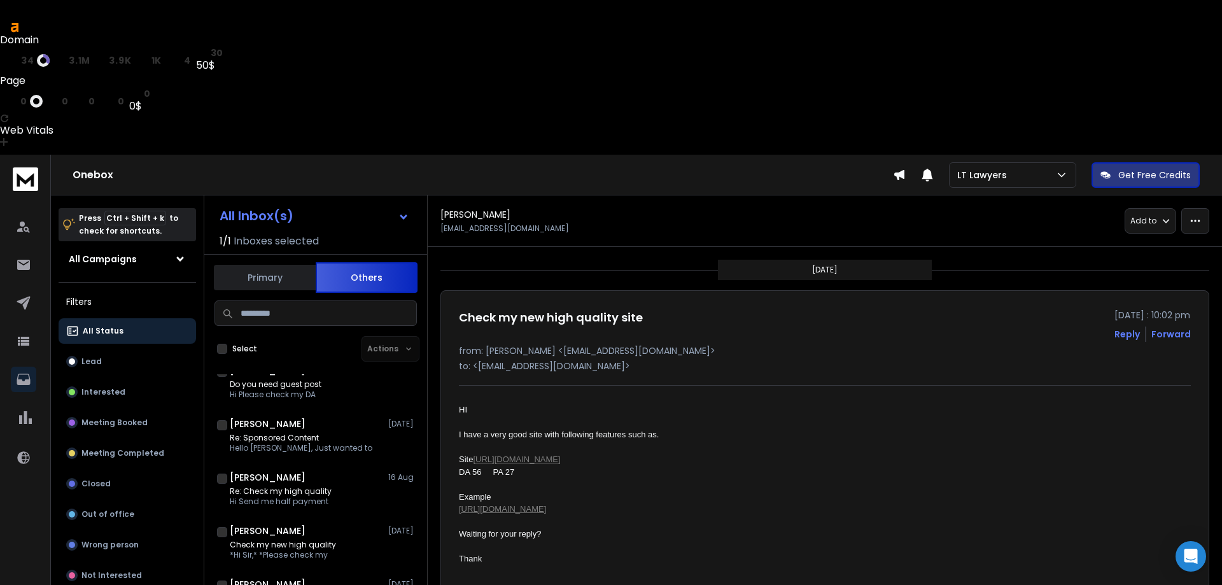
scroll to position [0, 0]
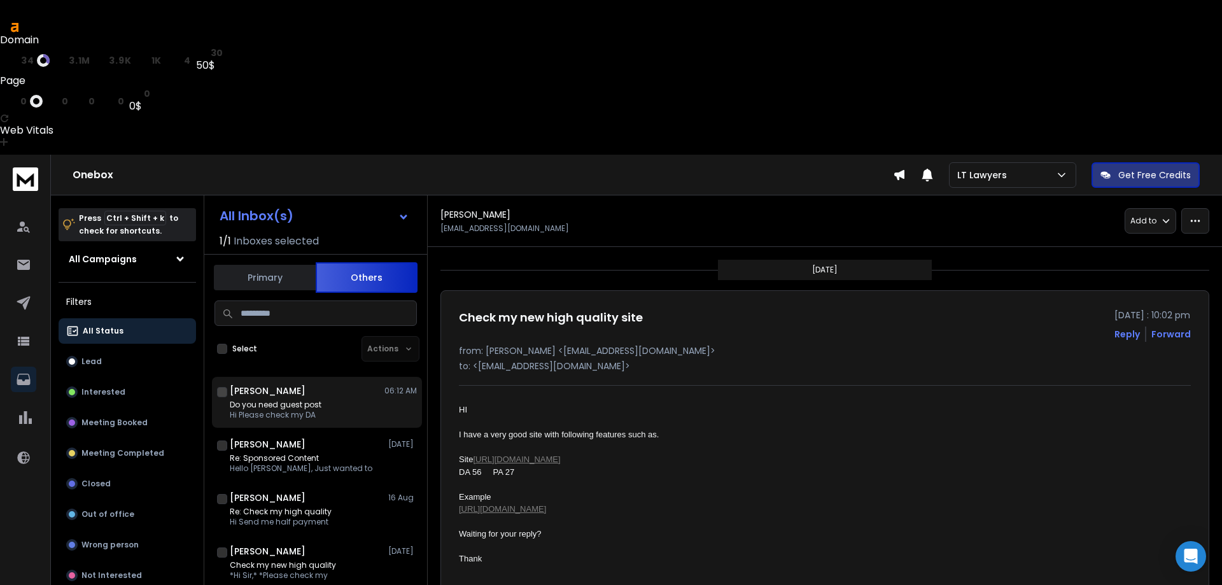
click at [342, 400] on div "Do you need guest post Hi Please check my DA" at bounding box center [323, 410] width 187 height 20
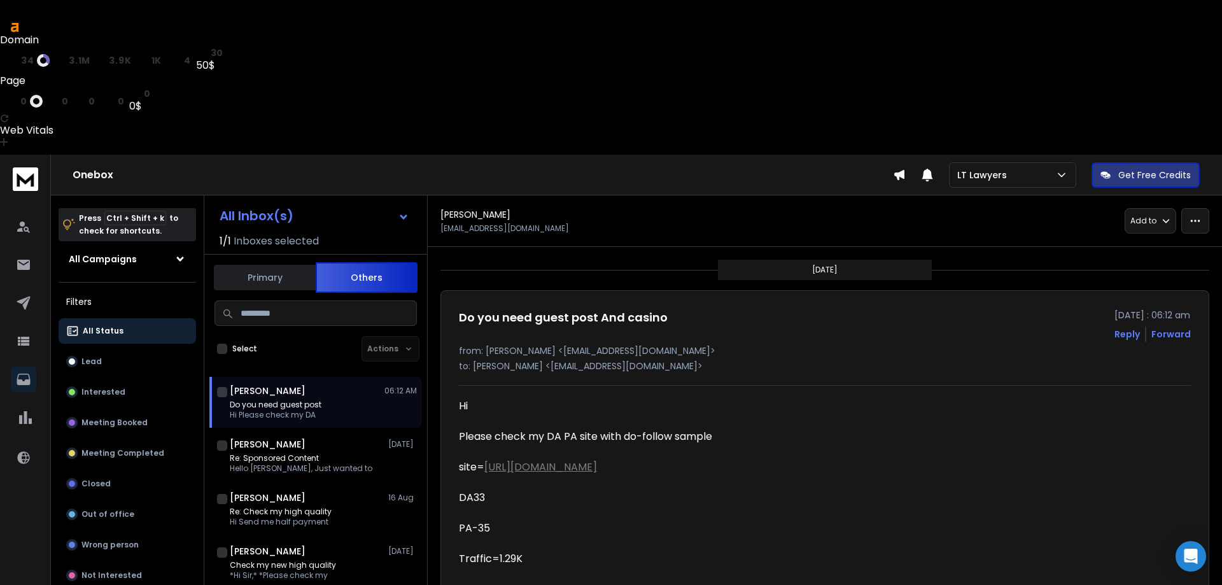
click at [783, 208] on div "Jon Boys JB jonboyslinksale@gmail.com" at bounding box center [630, 220] width 380 height 25
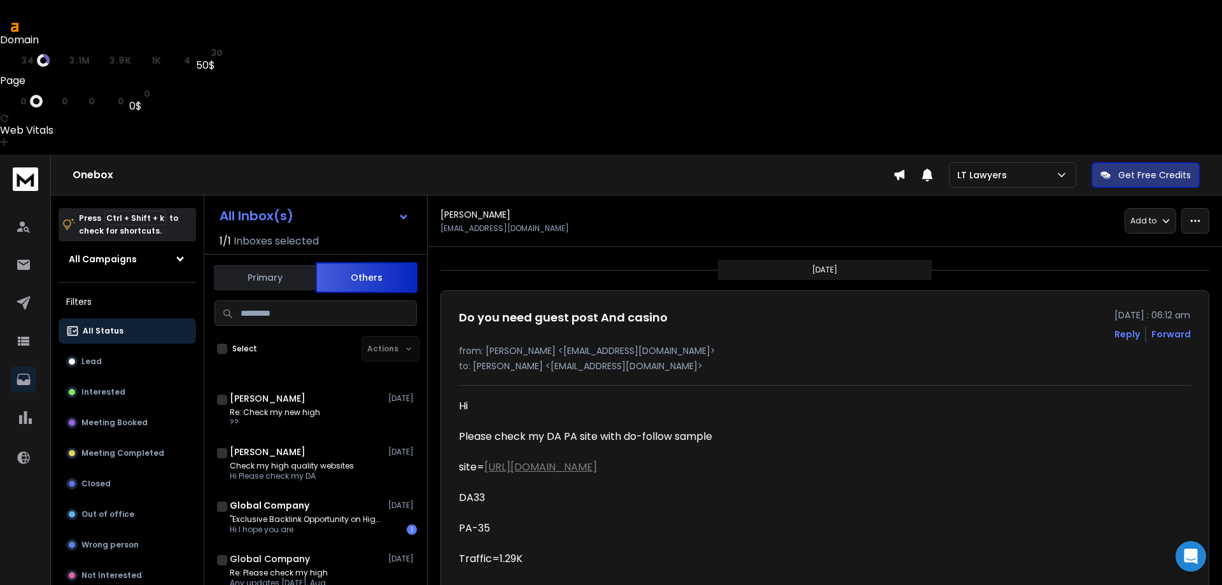
scroll to position [322, 0]
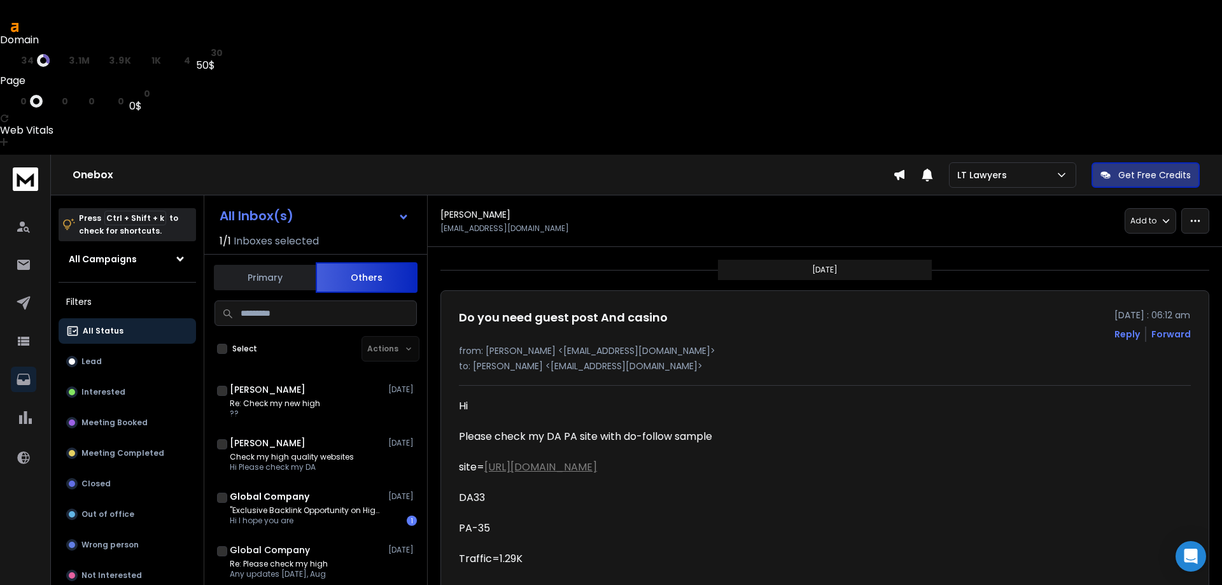
click at [31, 426] on div "H" at bounding box center [25, 447] width 51 height 585
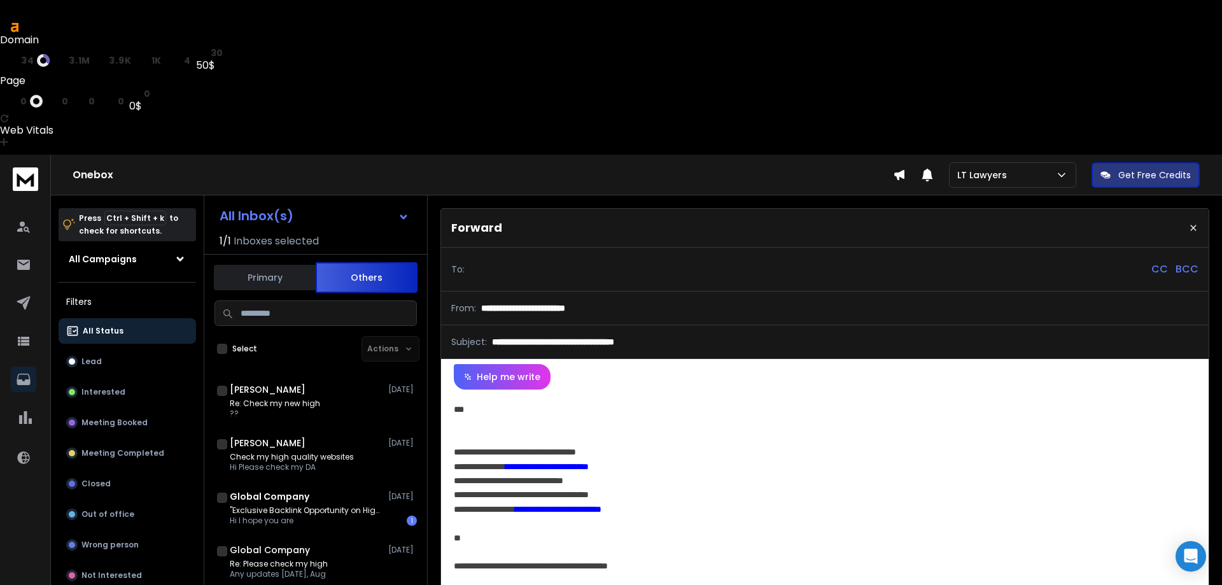
click at [1191, 225] on icon at bounding box center [1193, 228] width 6 height 6
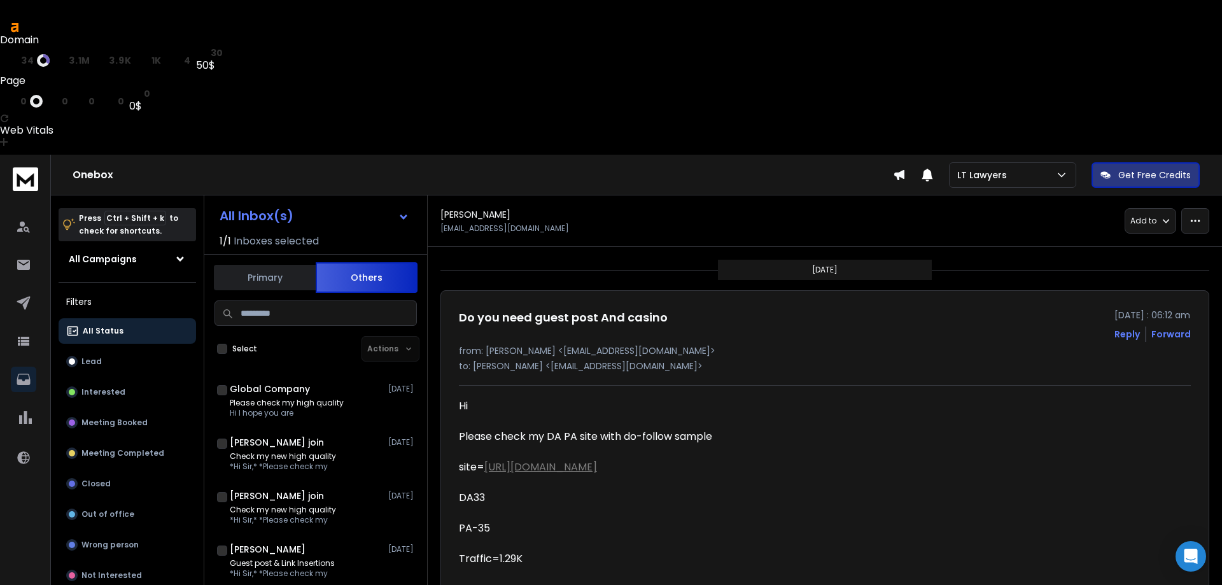
scroll to position [603, 0]
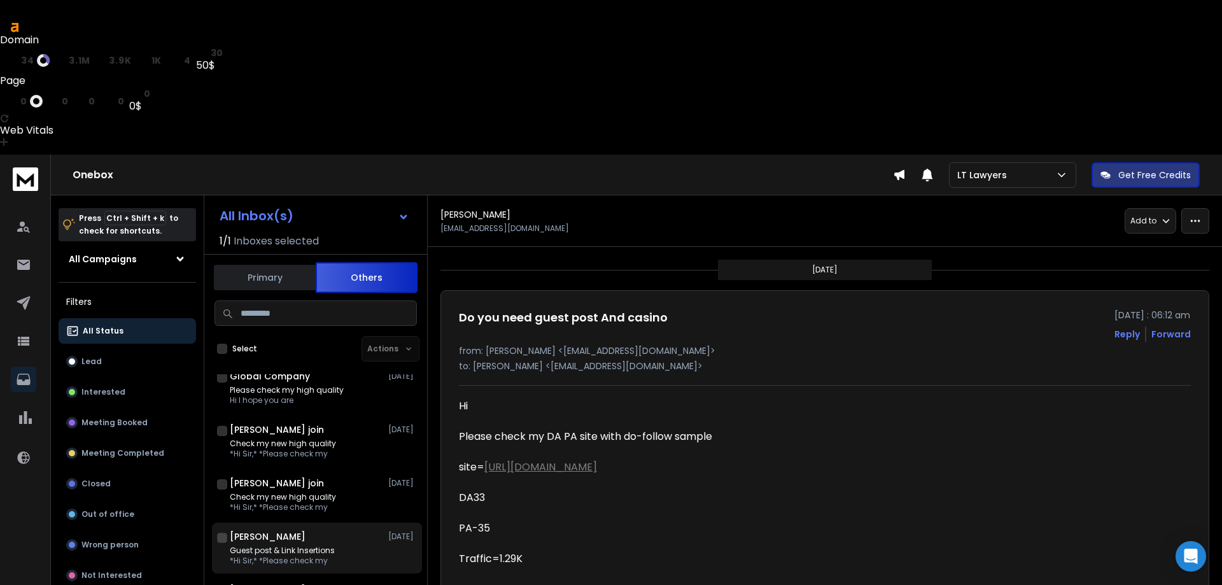
click at [323, 530] on div "Millie Falreya 31 Jul" at bounding box center [323, 536] width 187 height 13
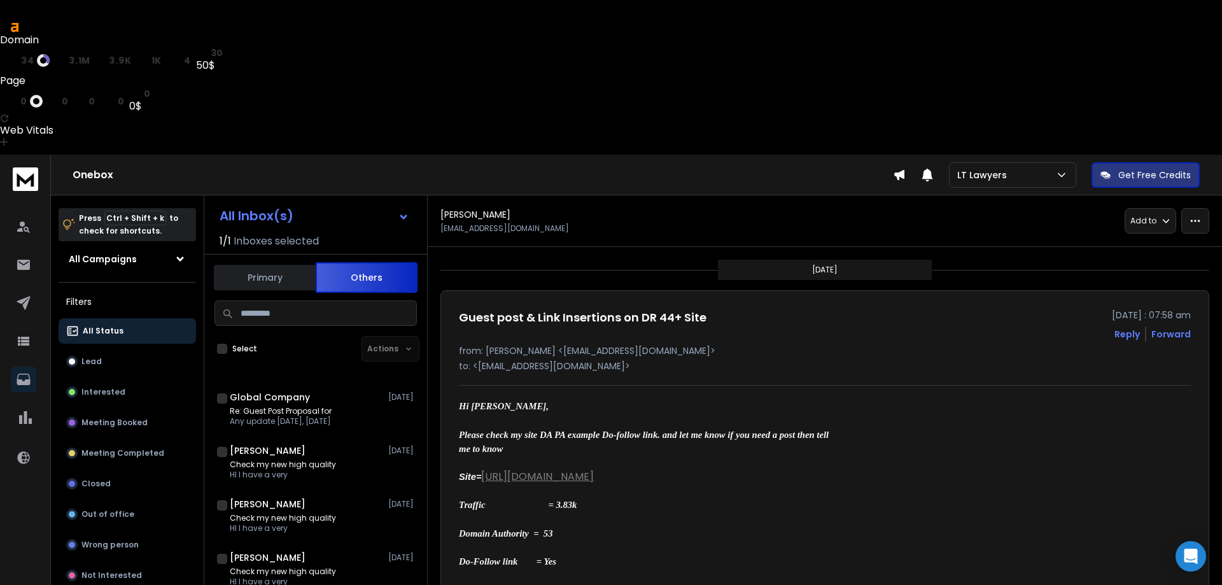
scroll to position [1017, 0]
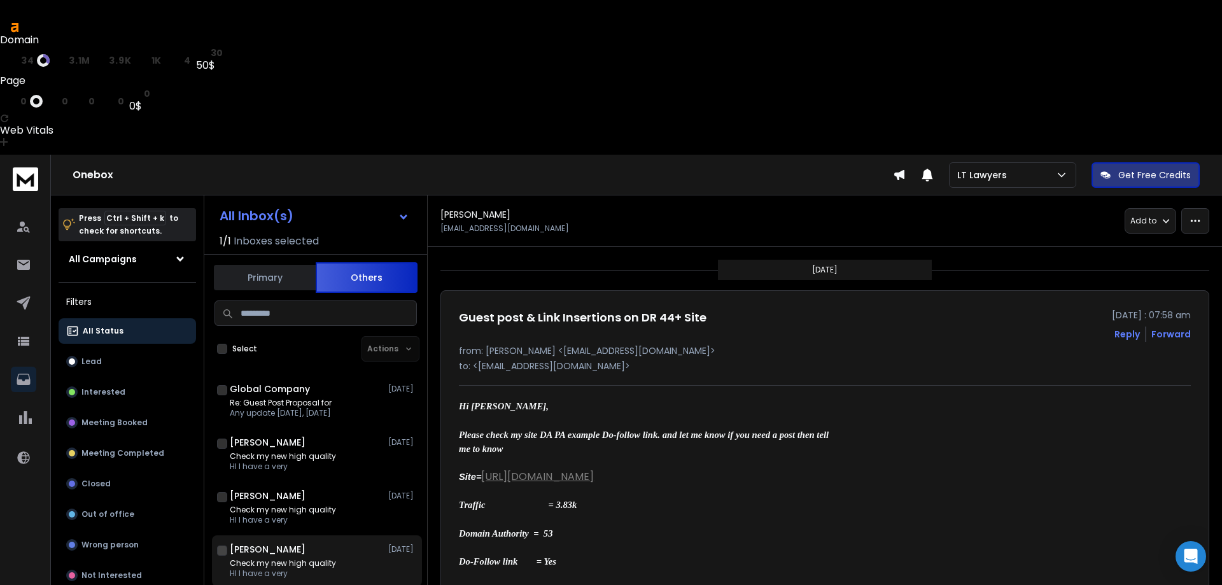
click at [308, 558] on p "Check my new high quality" at bounding box center [283, 563] width 106 height 10
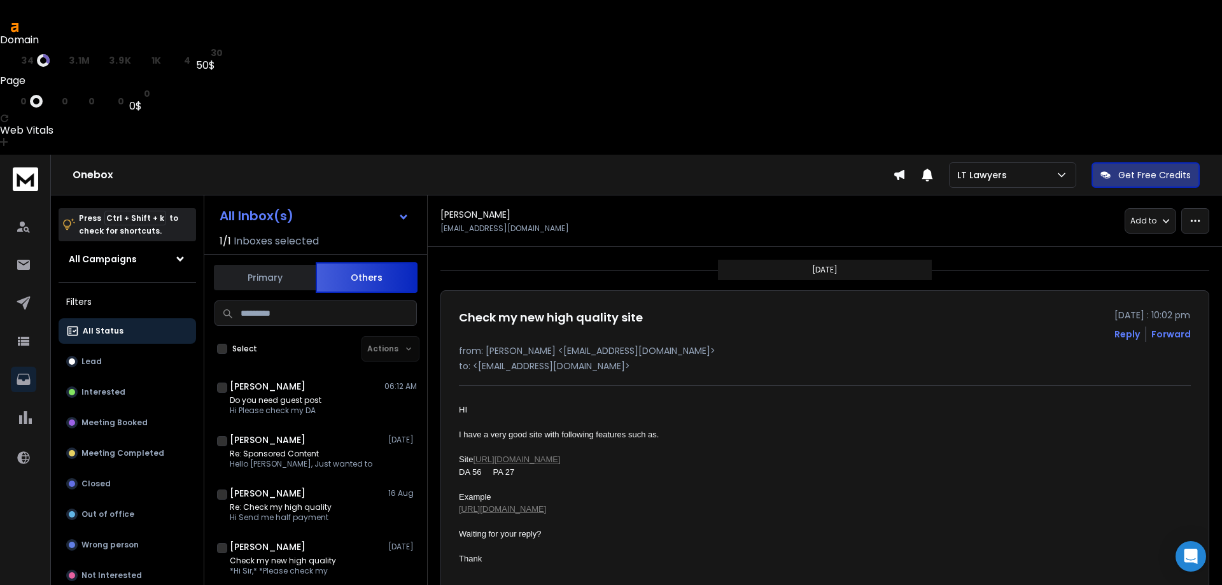
scroll to position [0, 0]
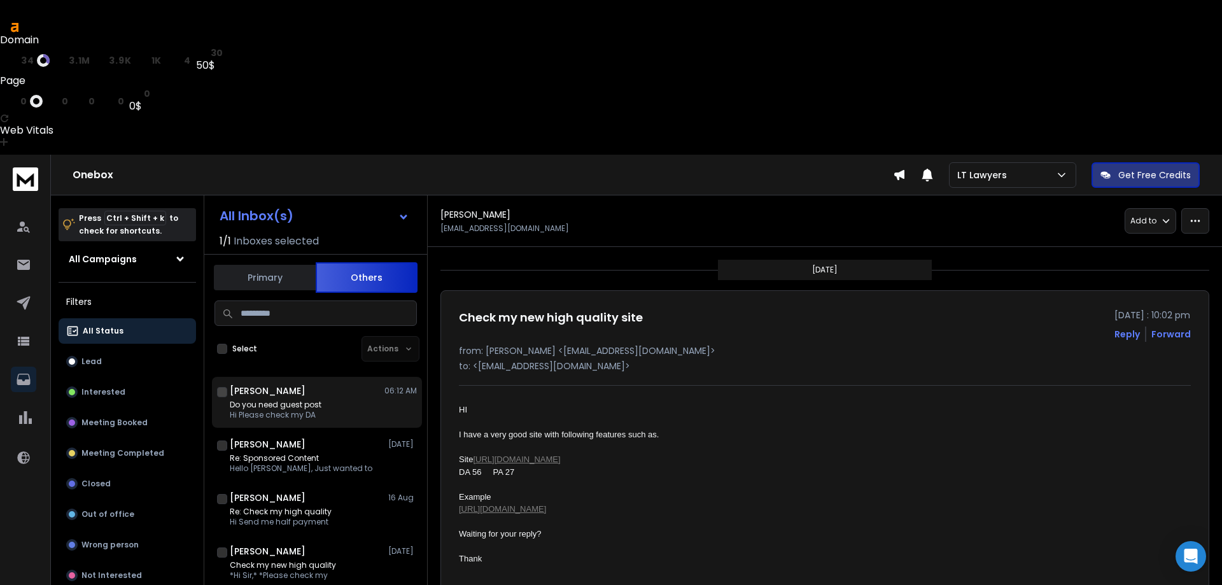
click at [342, 400] on div "Do you need guest post Hi Please check my DA" at bounding box center [323, 410] width 187 height 20
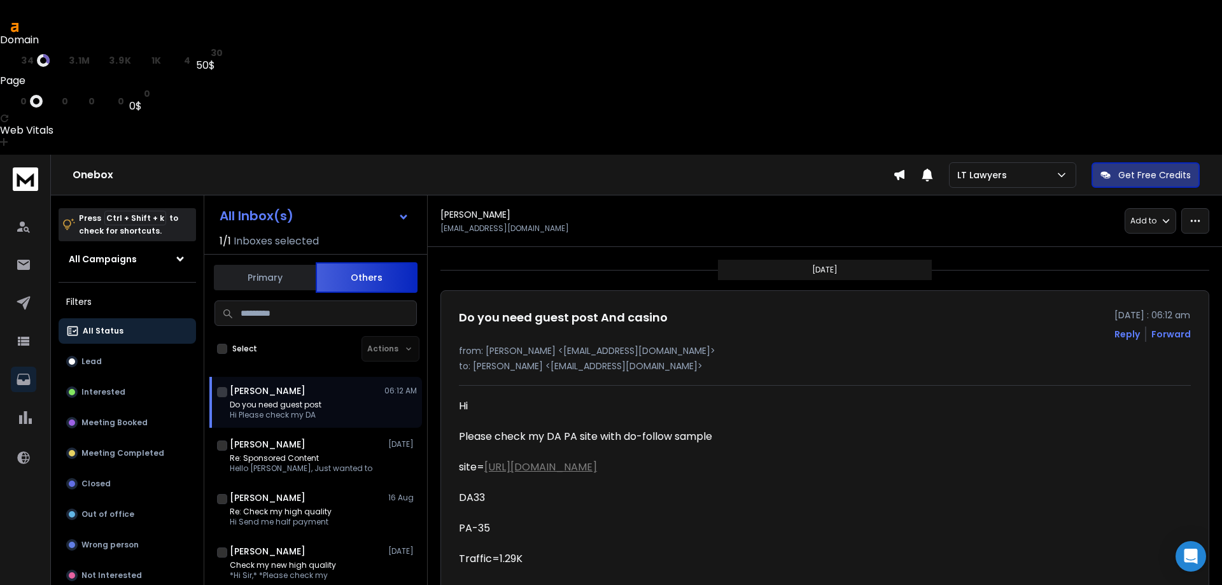
click at [783, 208] on div "Jon Boys JB jonboyslinksale@gmail.com" at bounding box center [630, 220] width 380 height 25
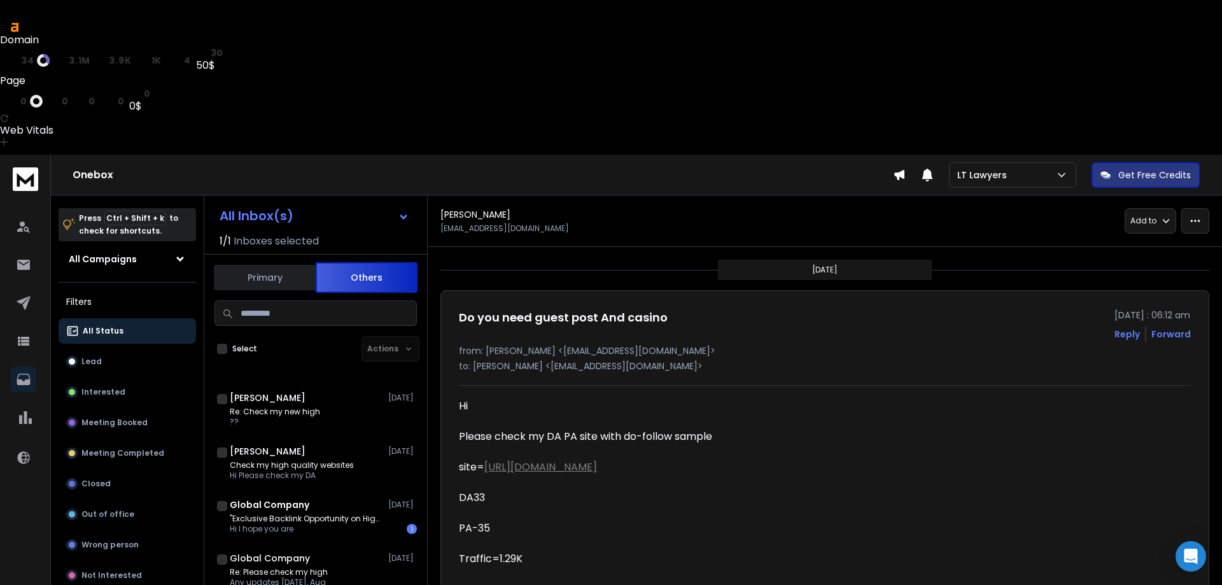
scroll to position [321, 0]
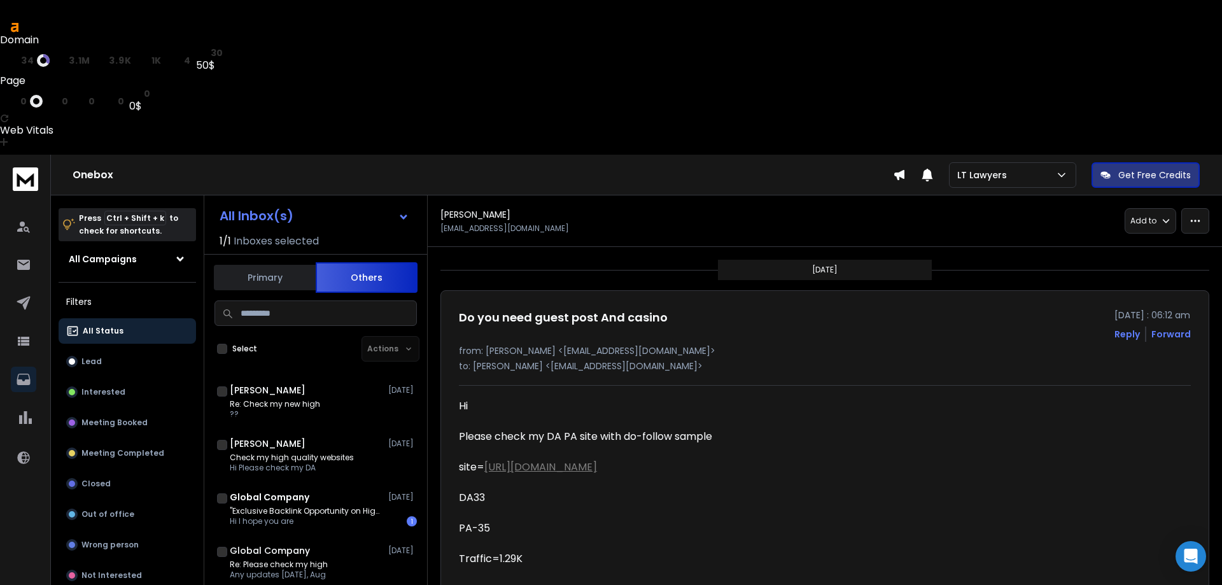
click at [31, 426] on div "H" at bounding box center [25, 447] width 51 height 585
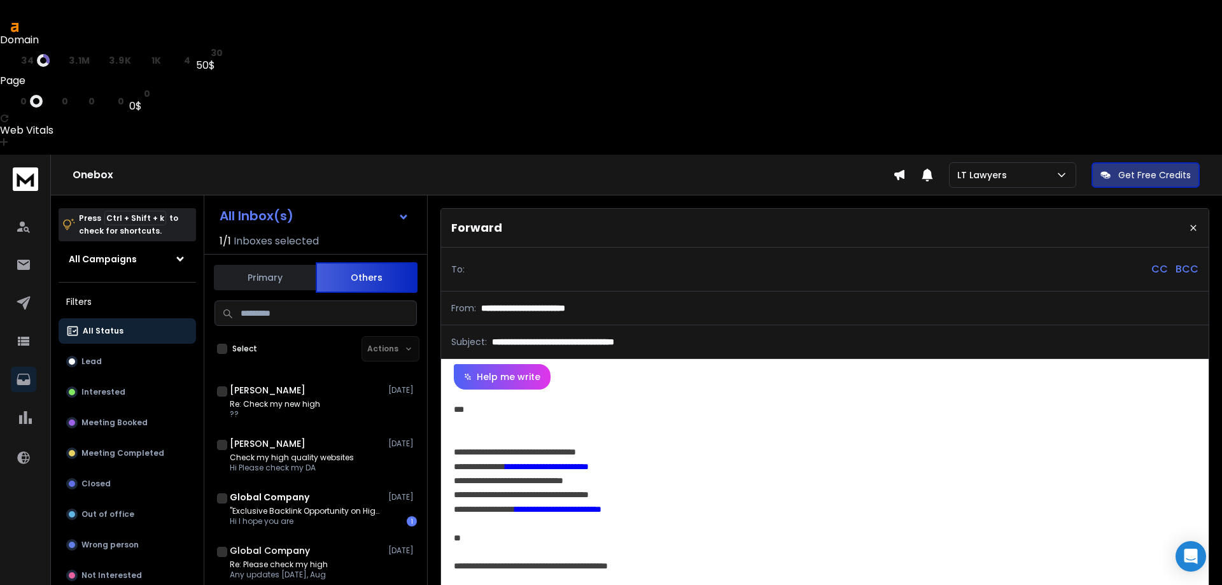
click at [1191, 225] on icon at bounding box center [1193, 228] width 6 height 6
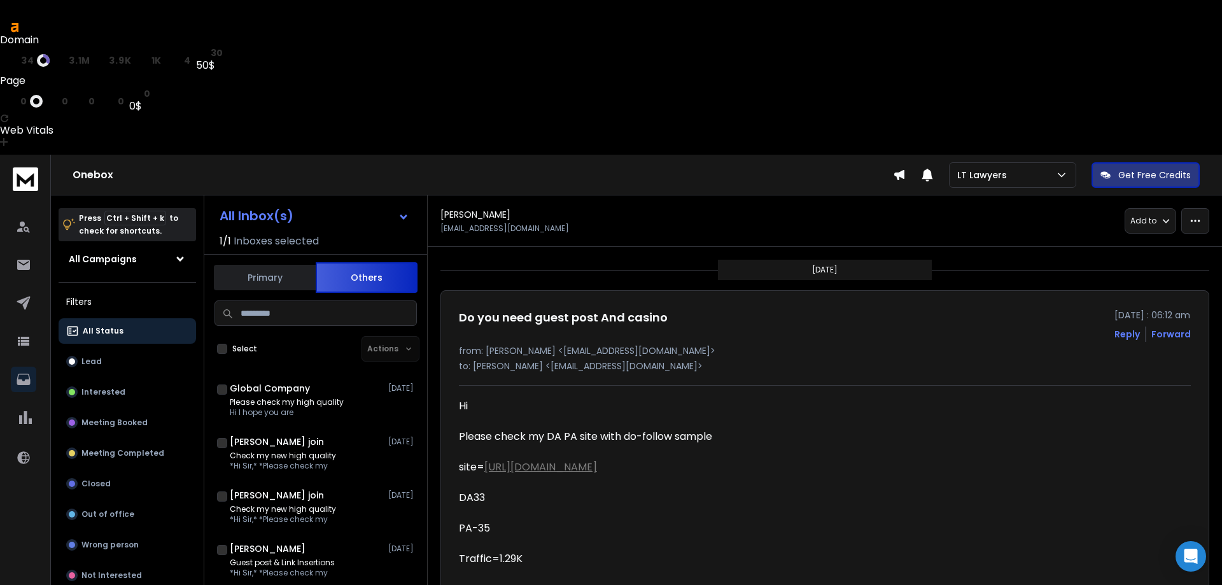
scroll to position [599, 0]
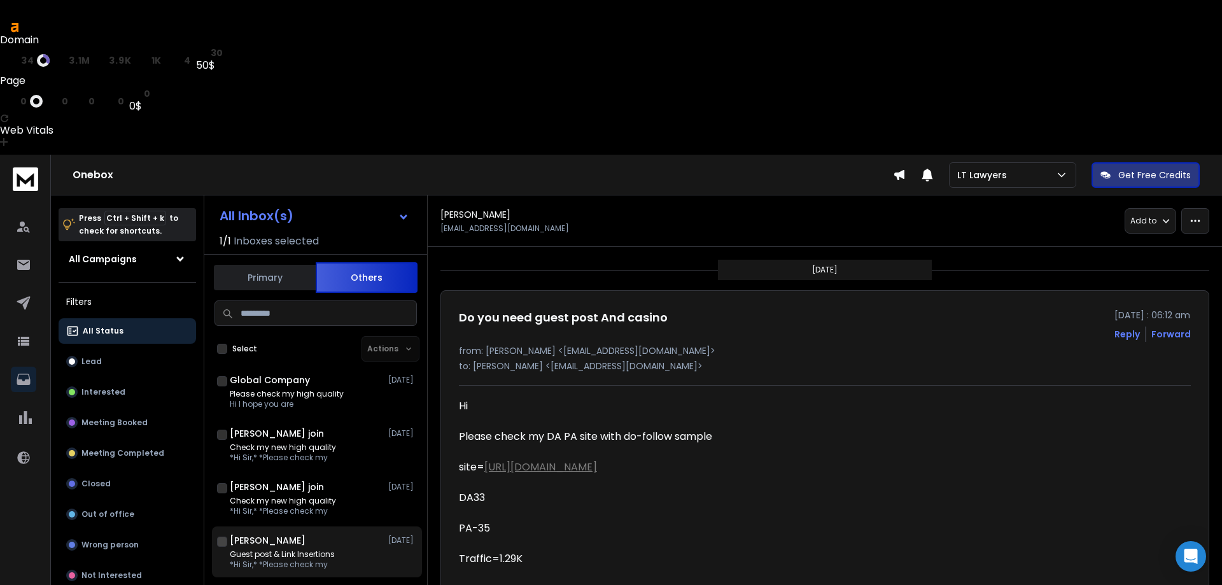
click at [323, 534] on div "Millie Falreya 31 Jul" at bounding box center [323, 540] width 187 height 13
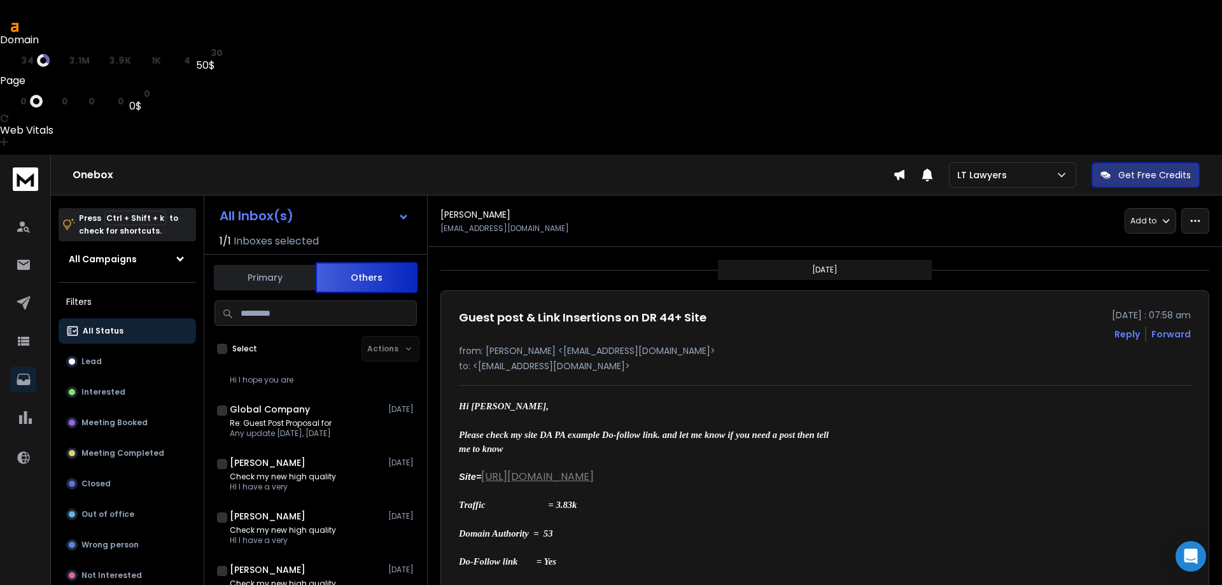
scroll to position [1014, 0]
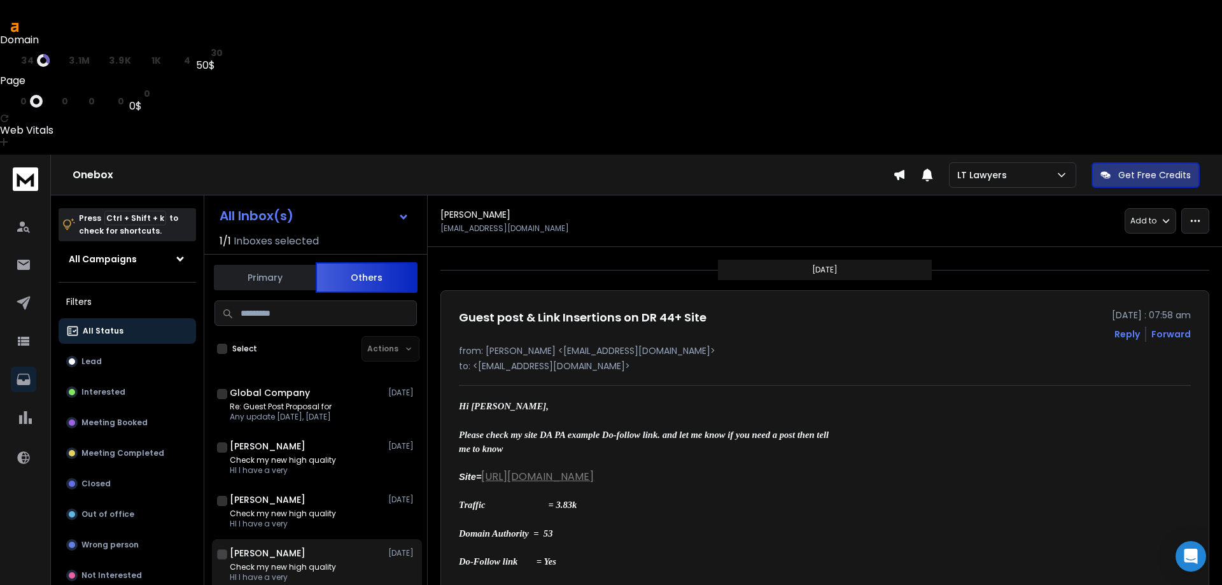
click at [308, 562] on p "Check my new high quality" at bounding box center [283, 567] width 106 height 10
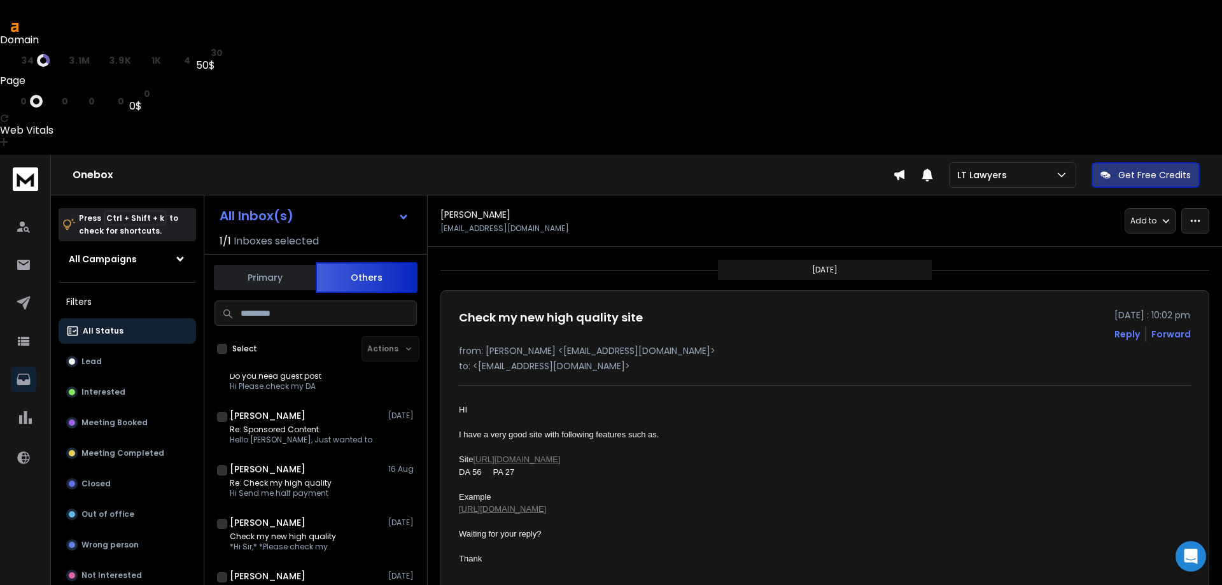
scroll to position [0, 0]
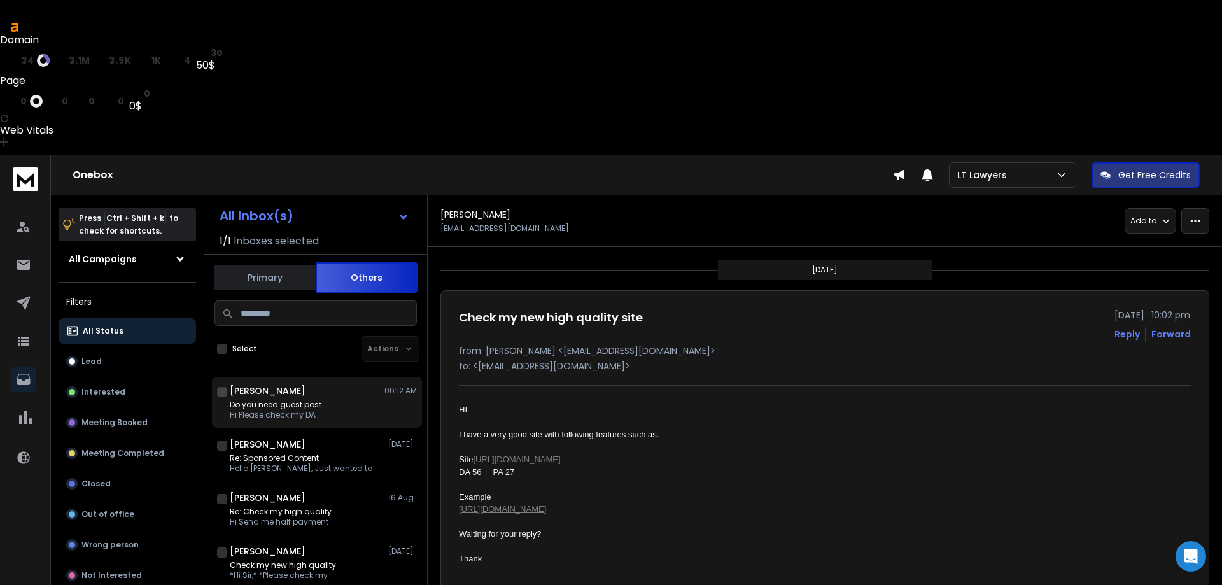
click at [342, 400] on div "Do you need guest post Hi Please check my DA" at bounding box center [323, 410] width 187 height 20
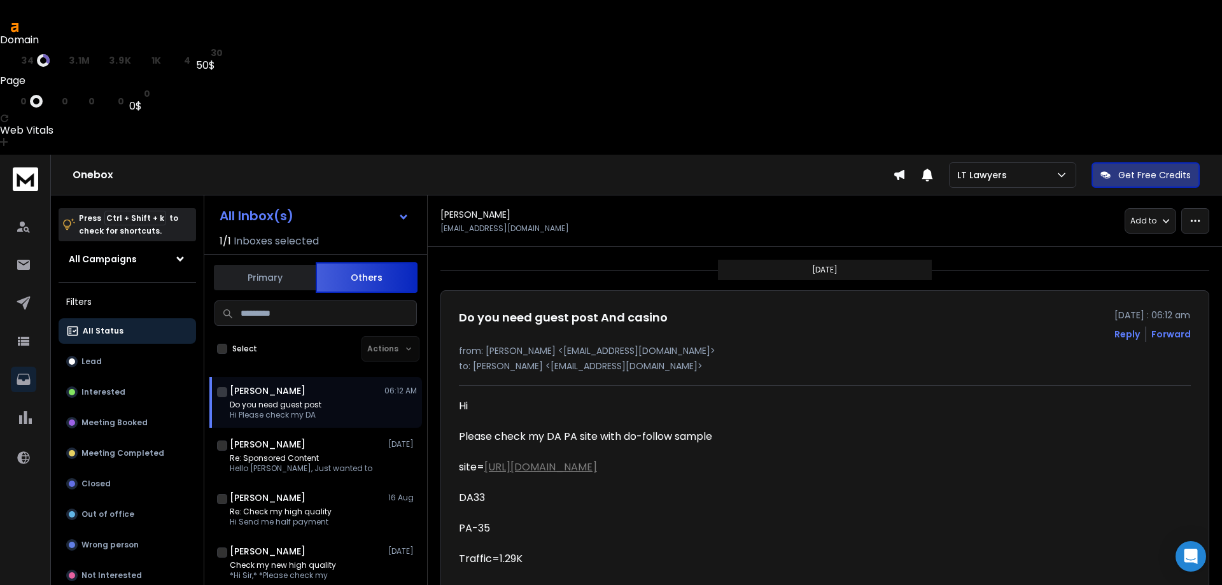
click at [783, 208] on div "Jon Boys JB jonboyslinksale@gmail.com" at bounding box center [630, 220] width 380 height 25
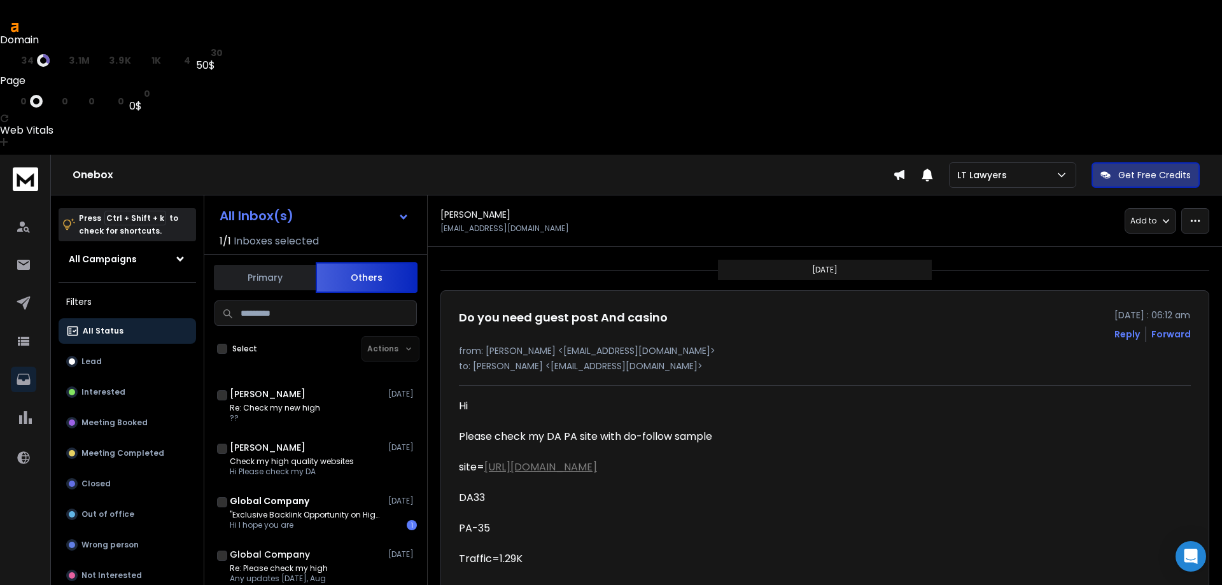
scroll to position [321, 0]
click at [31, 426] on div "H" at bounding box center [25, 447] width 51 height 585
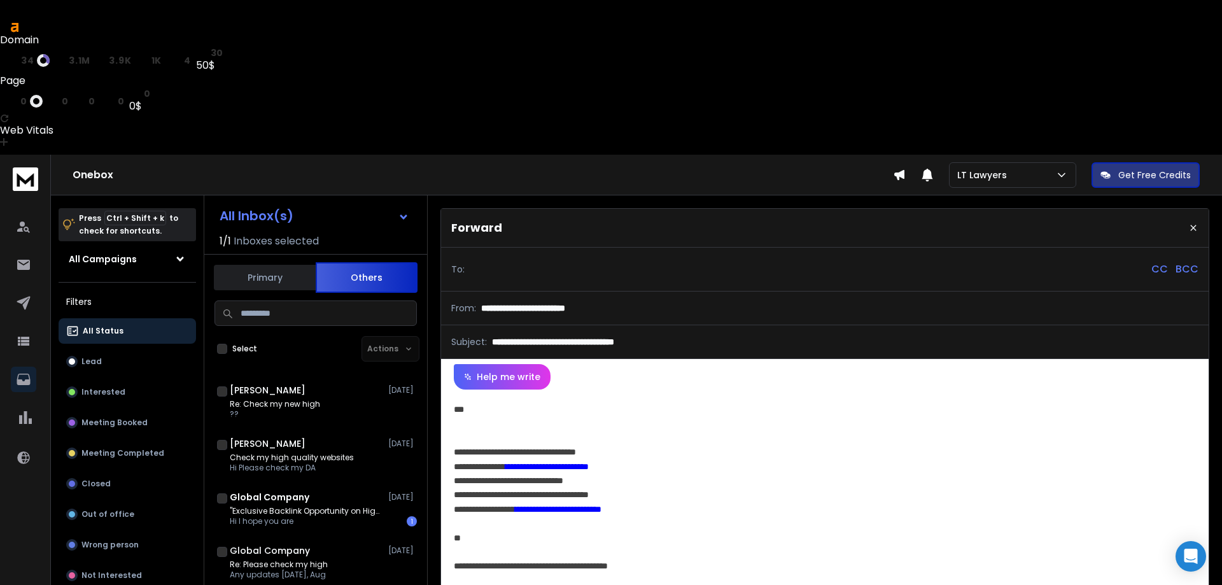
click at [1191, 225] on icon at bounding box center [1193, 228] width 6 height 6
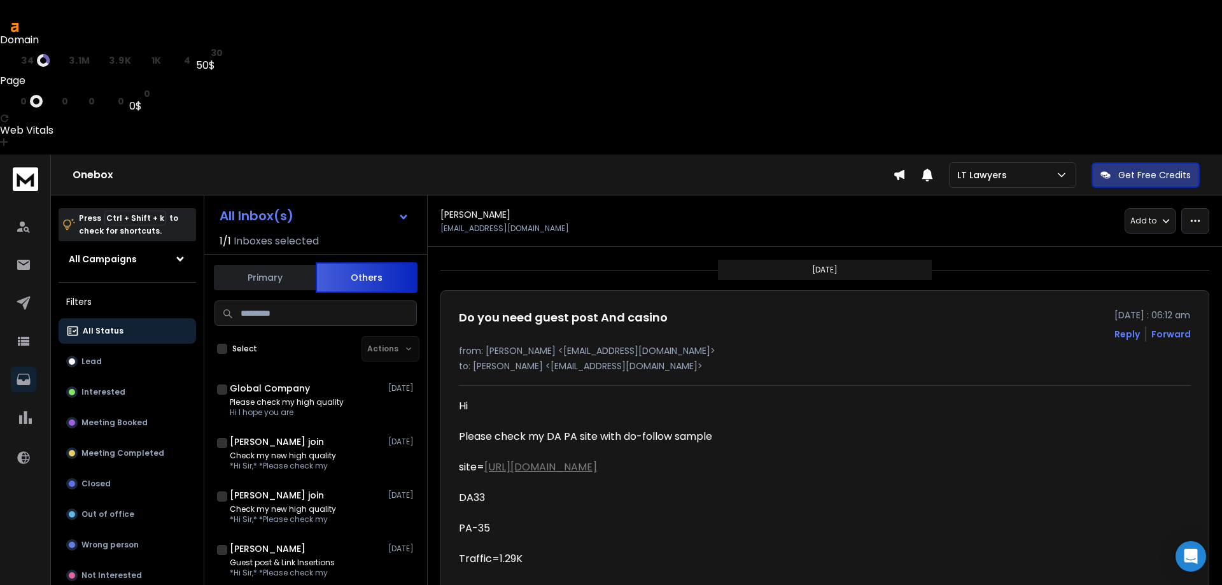
scroll to position [599, 0]
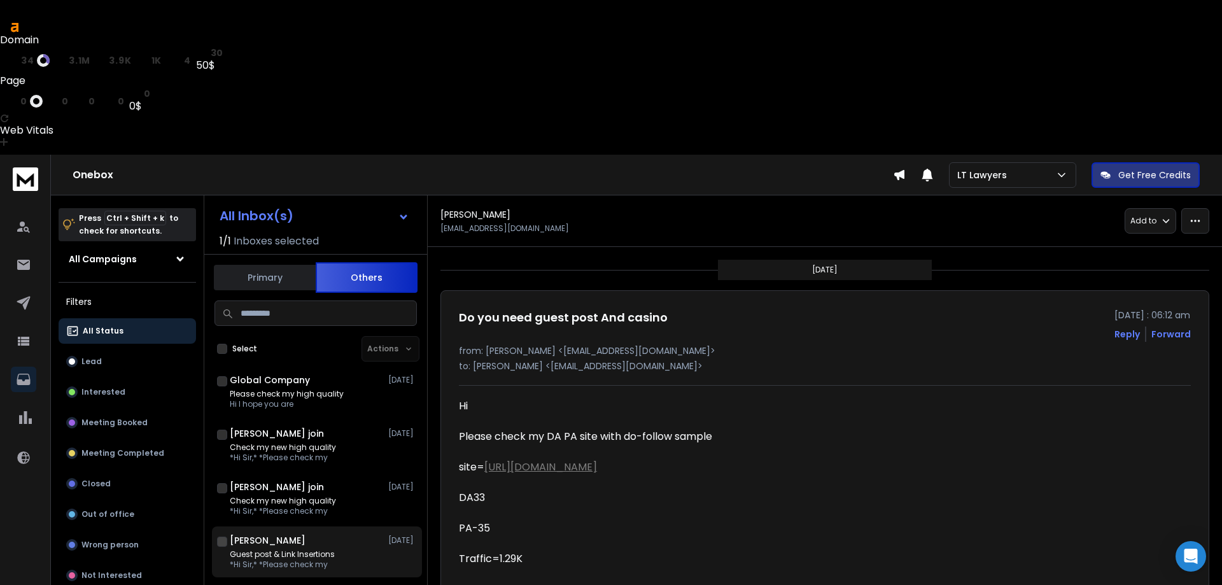
click at [323, 534] on div "Millie Falreya 31 Jul" at bounding box center [323, 540] width 187 height 13
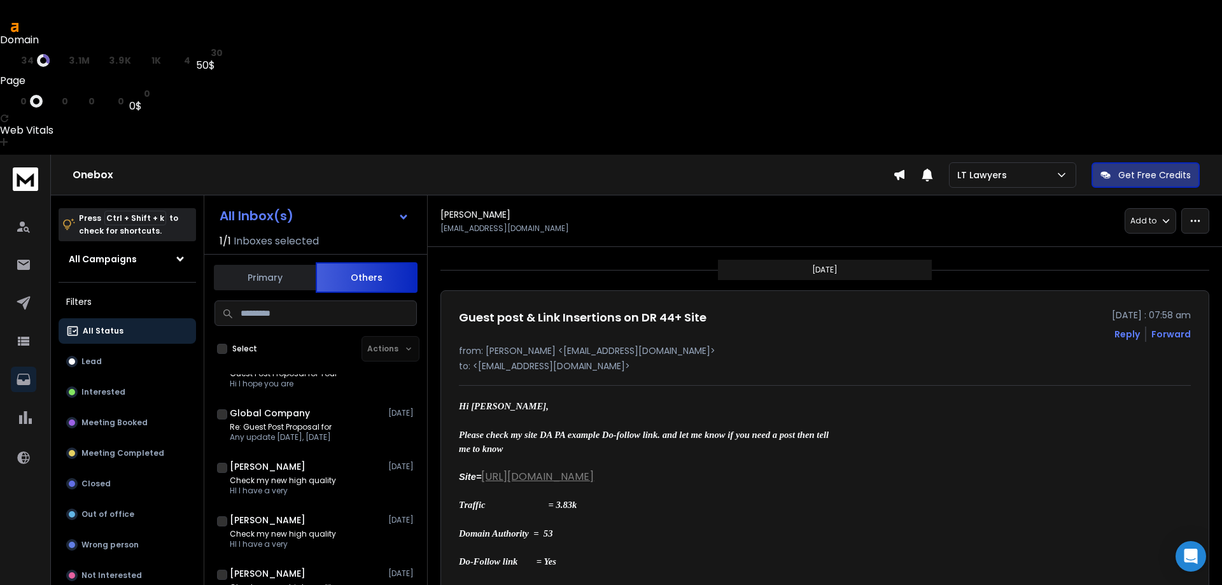
scroll to position [1014, 0]
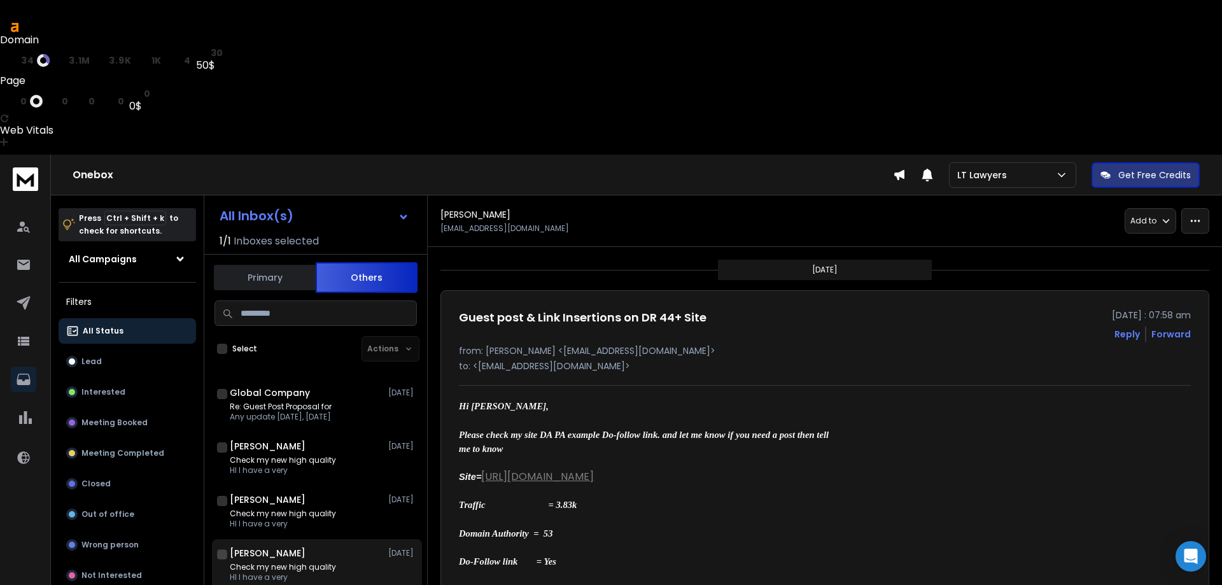
click at [308, 562] on p "Check my new high quality" at bounding box center [283, 567] width 106 height 10
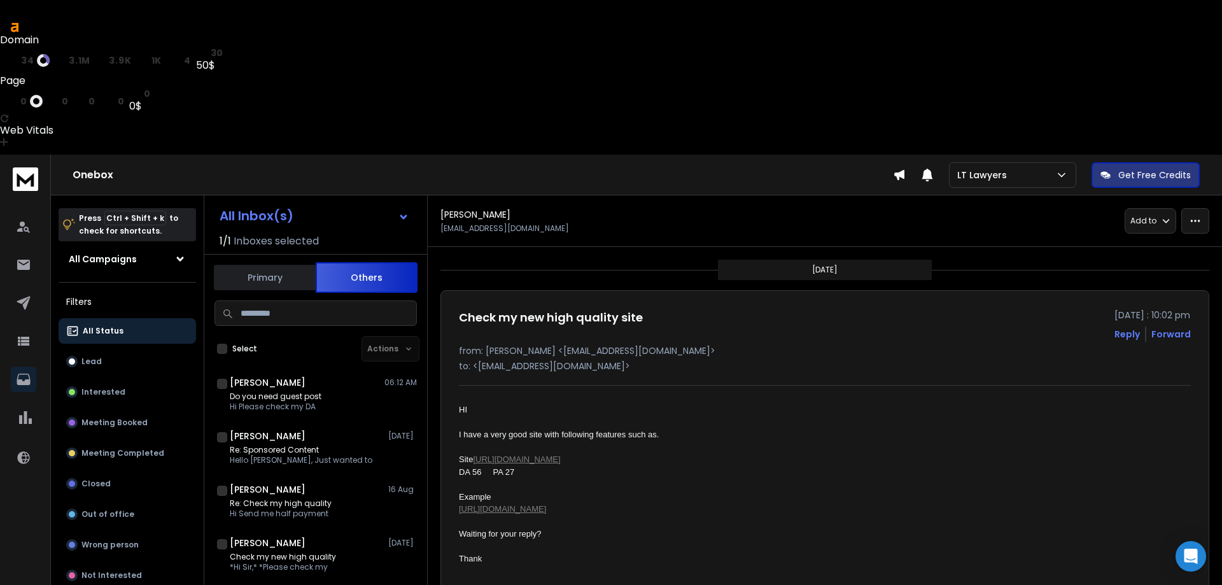
scroll to position [0, 0]
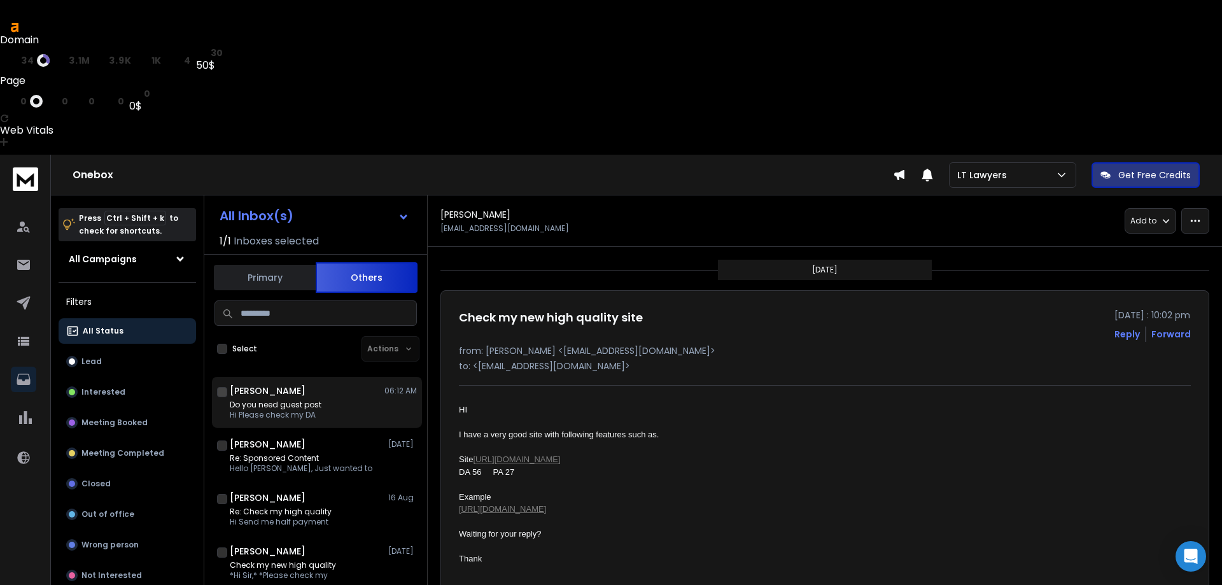
click at [342, 400] on div "Do you need guest post Hi Please check my DA" at bounding box center [323, 410] width 187 height 20
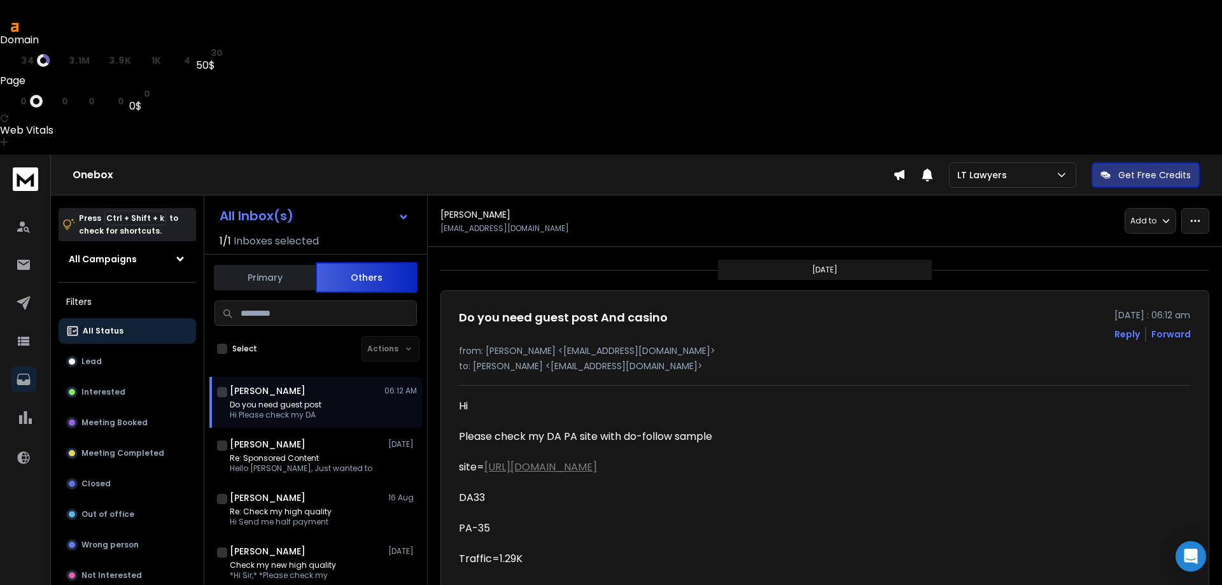
click at [783, 208] on div "Jon Boys JB jonboyslinksale@gmail.com" at bounding box center [630, 220] width 380 height 25
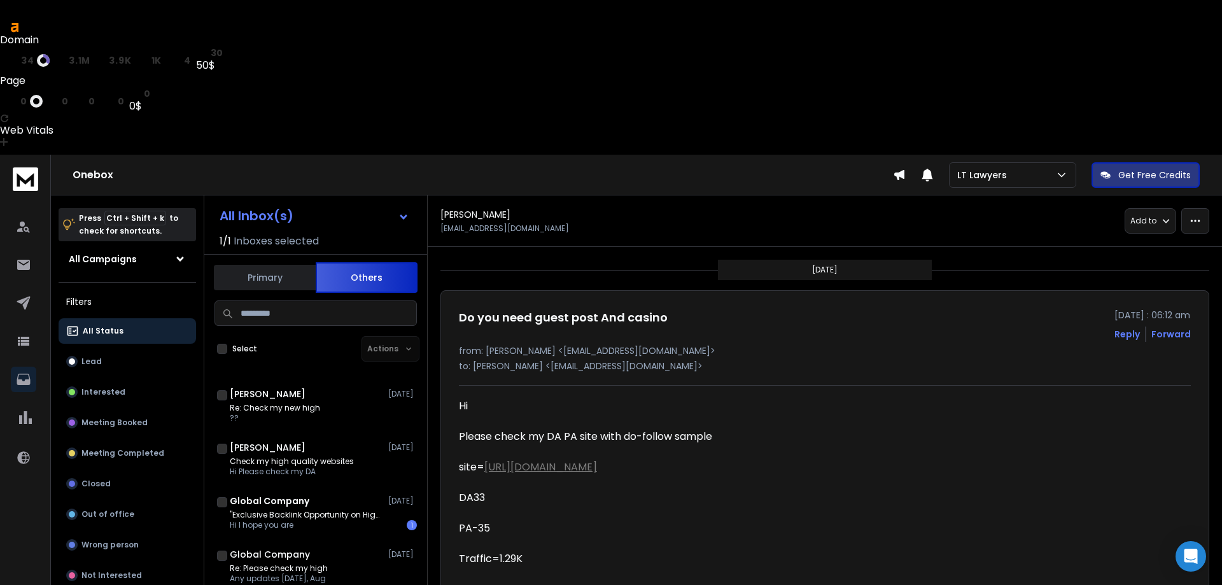
scroll to position [321, 0]
click at [31, 426] on div "H" at bounding box center [25, 447] width 51 height 585
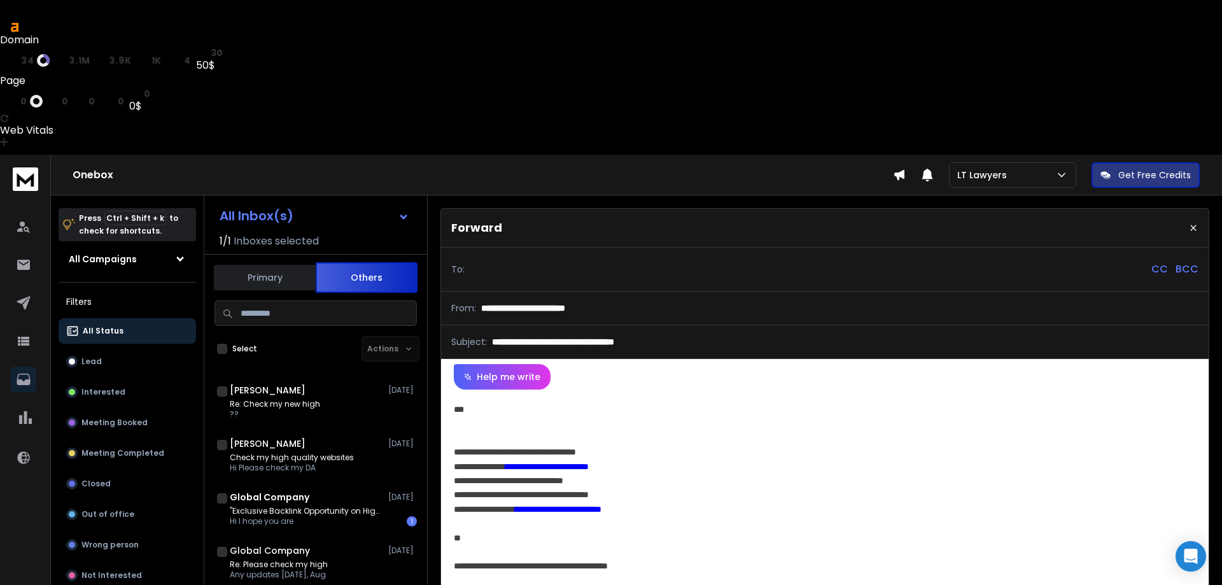
click at [1191, 225] on icon at bounding box center [1193, 228] width 6 height 6
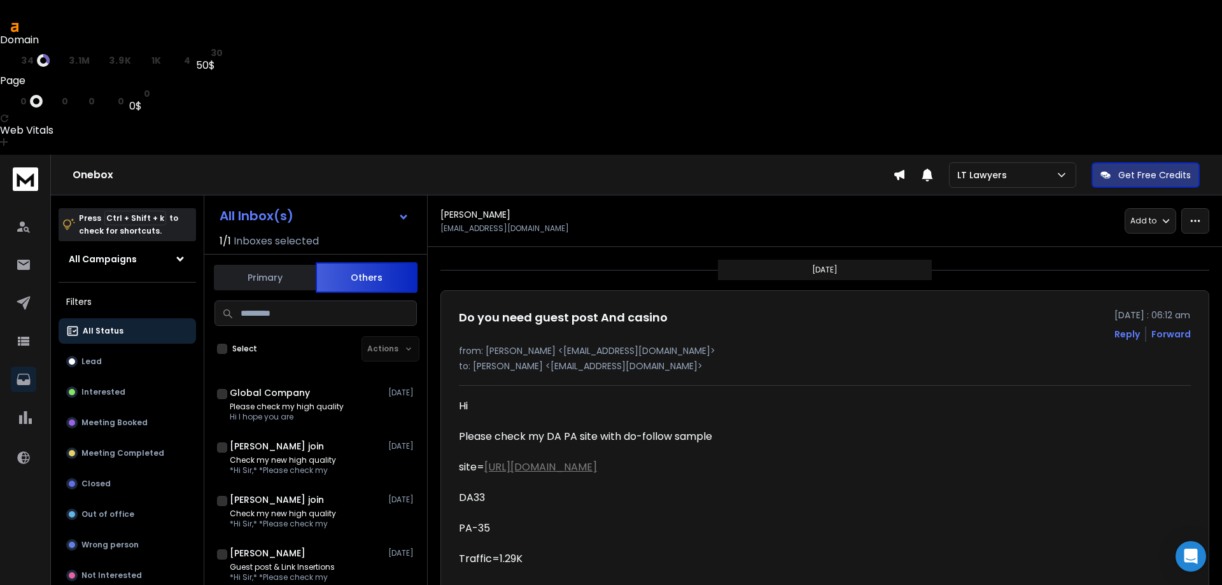
scroll to position [599, 0]
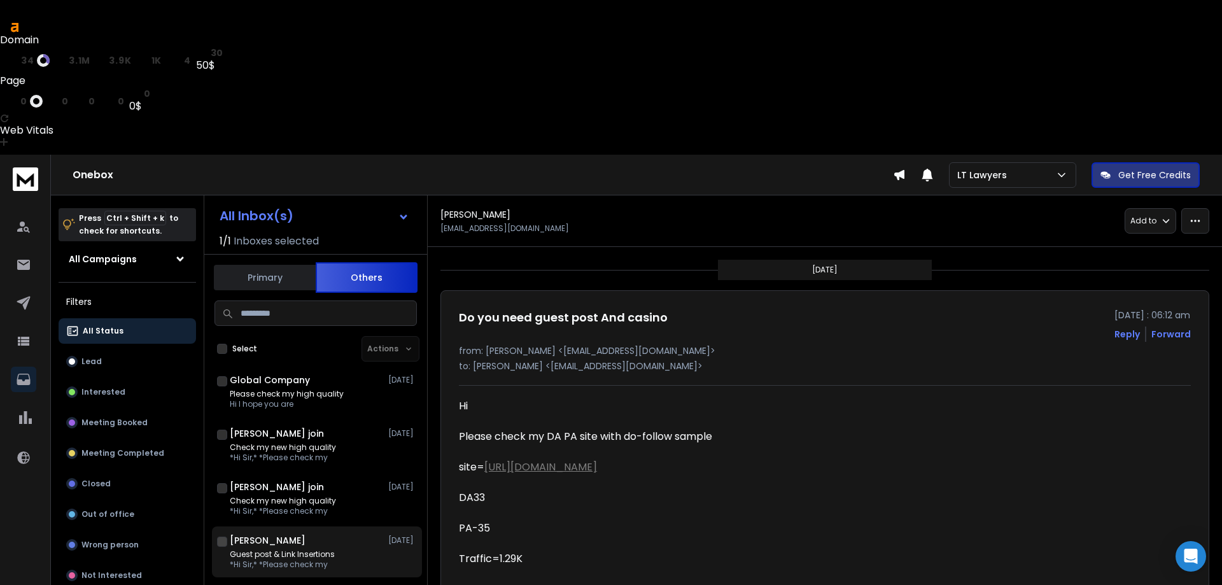
click at [323, 534] on div "Millie Falreya 31 Jul" at bounding box center [323, 540] width 187 height 13
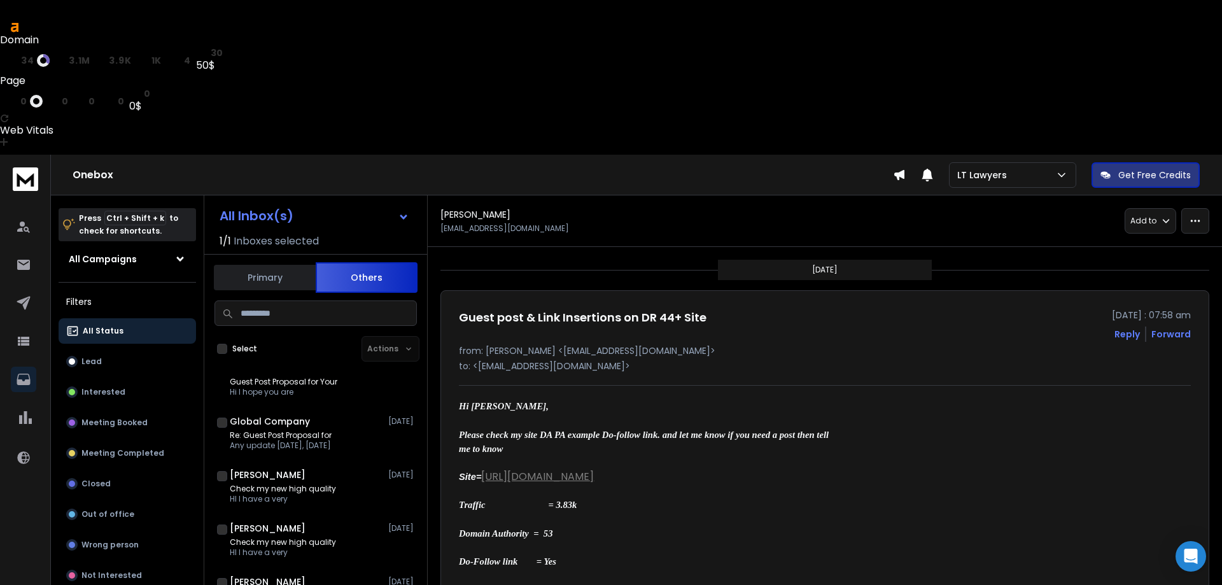
scroll to position [1014, 0]
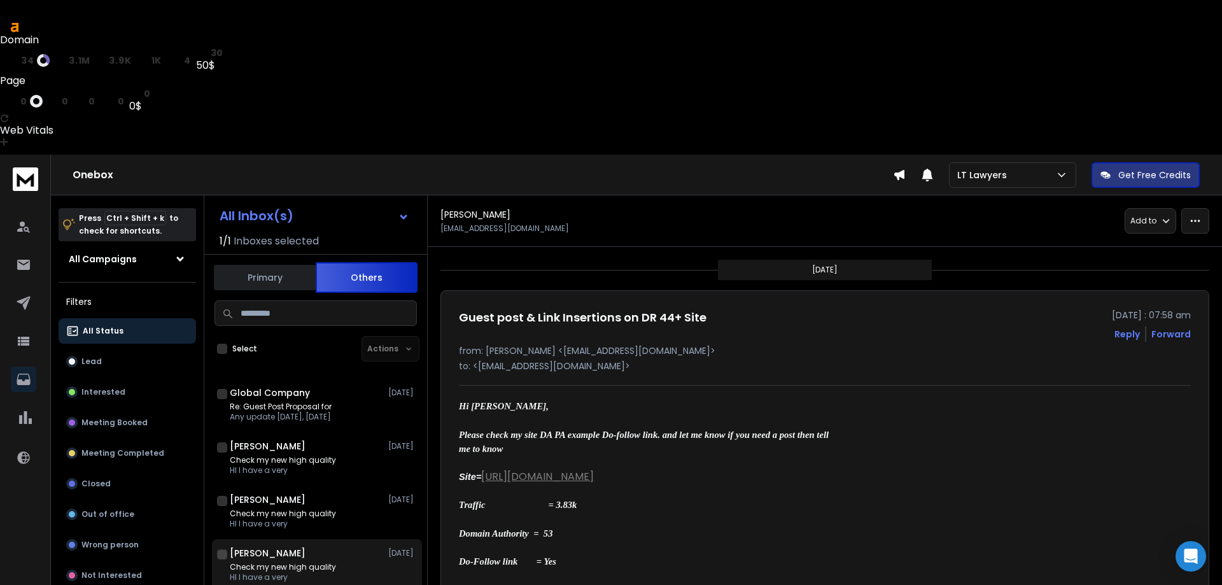
click at [308, 562] on p "Check my new high quality" at bounding box center [283, 567] width 106 height 10
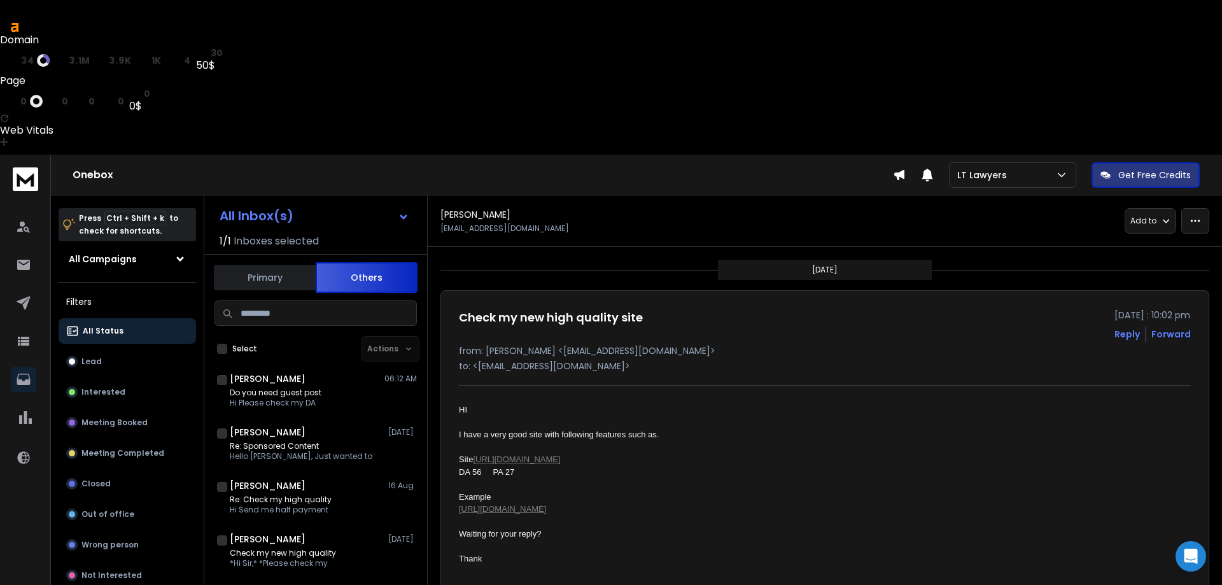
scroll to position [0, 0]
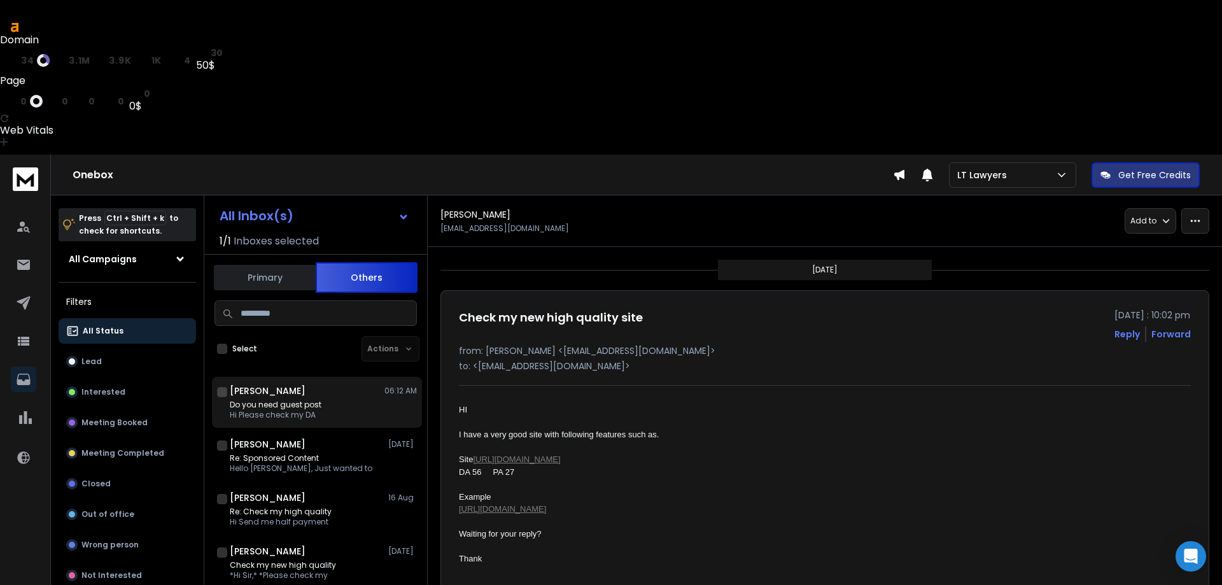
click at [342, 400] on div "Do you need guest post Hi Please check my DA" at bounding box center [323, 410] width 187 height 20
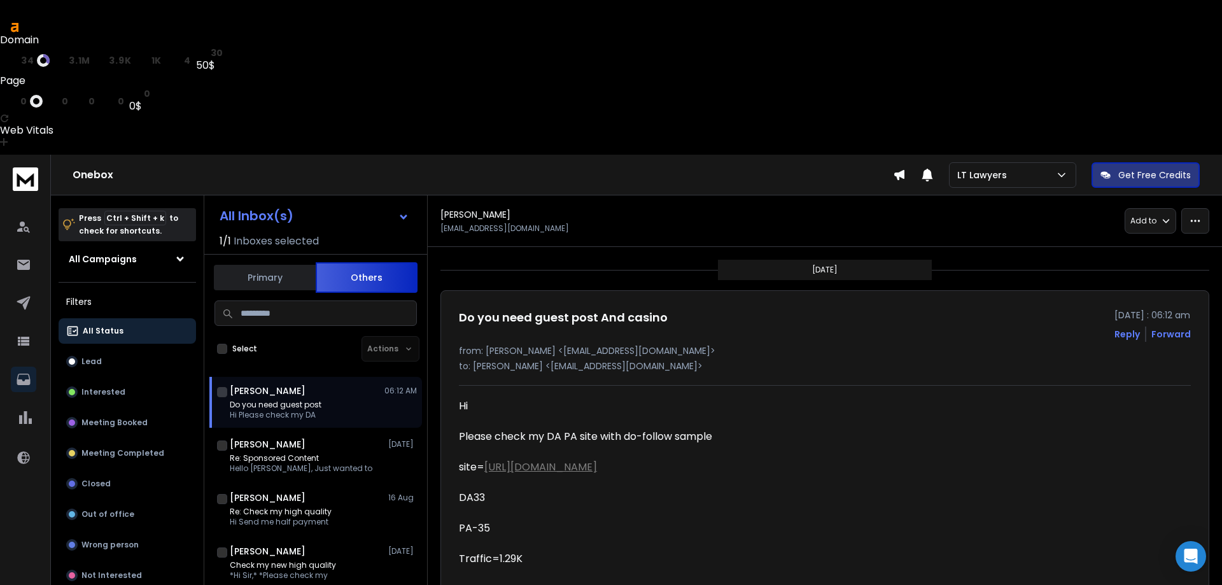
click at [783, 208] on div "Jon Boys JB jonboyslinksale@gmail.com" at bounding box center [630, 220] width 380 height 25
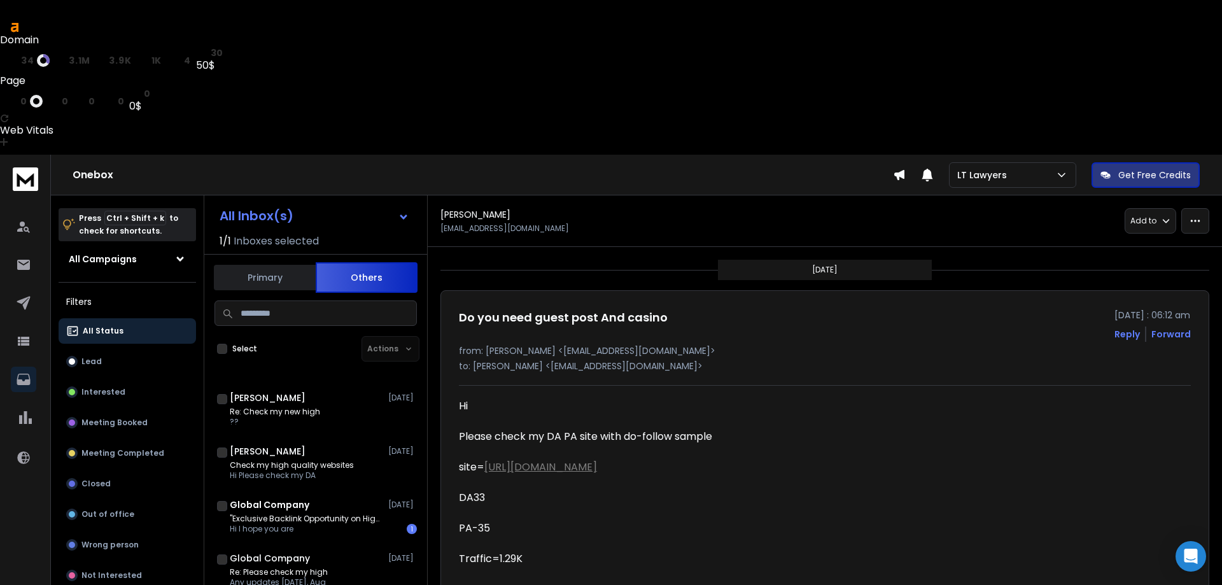
scroll to position [321, 0]
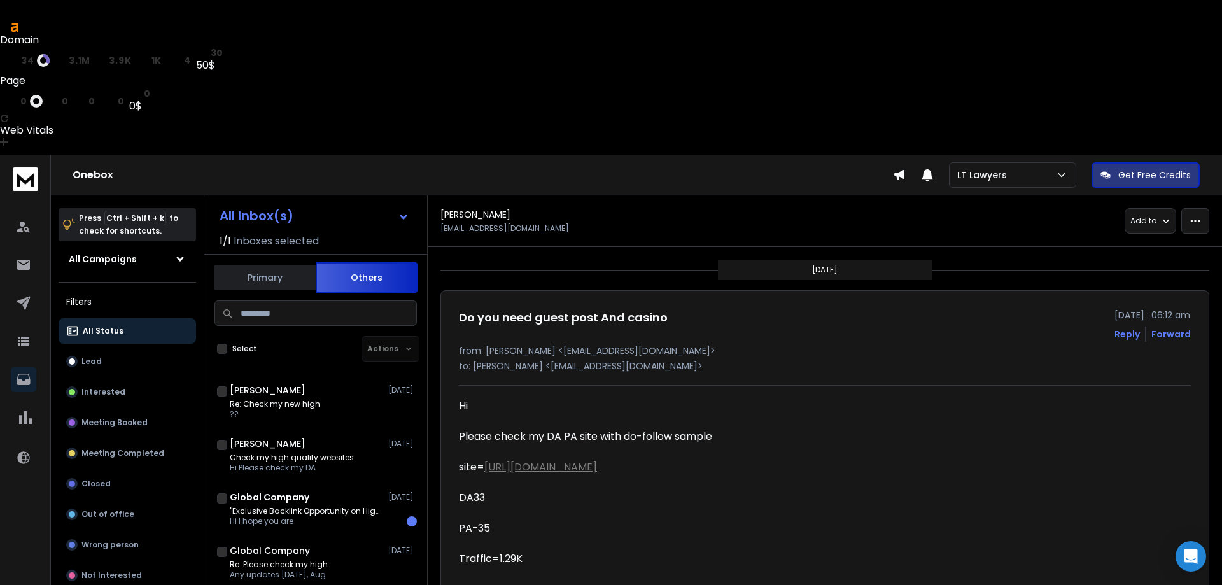
click at [31, 426] on div "H" at bounding box center [25, 447] width 51 height 585
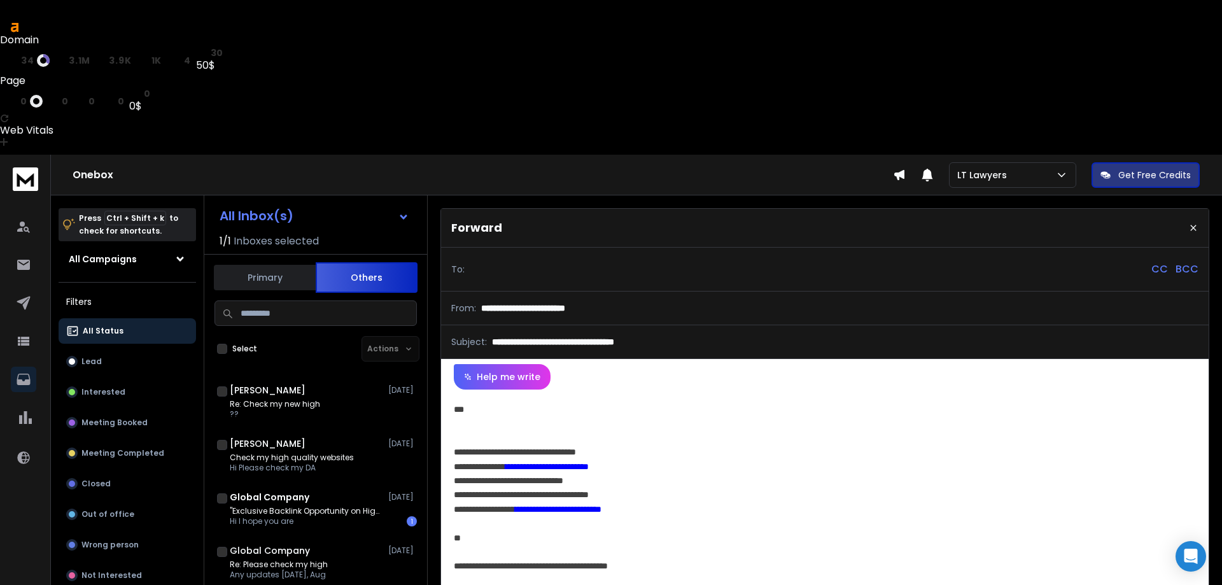
click at [1191, 225] on icon at bounding box center [1193, 228] width 6 height 6
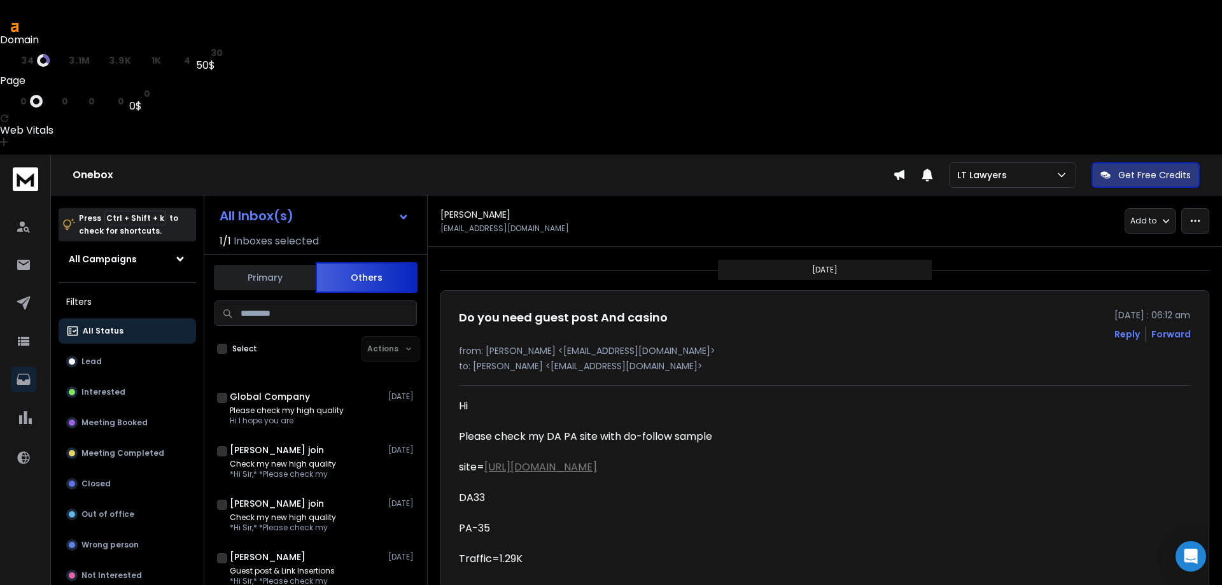
scroll to position [599, 0]
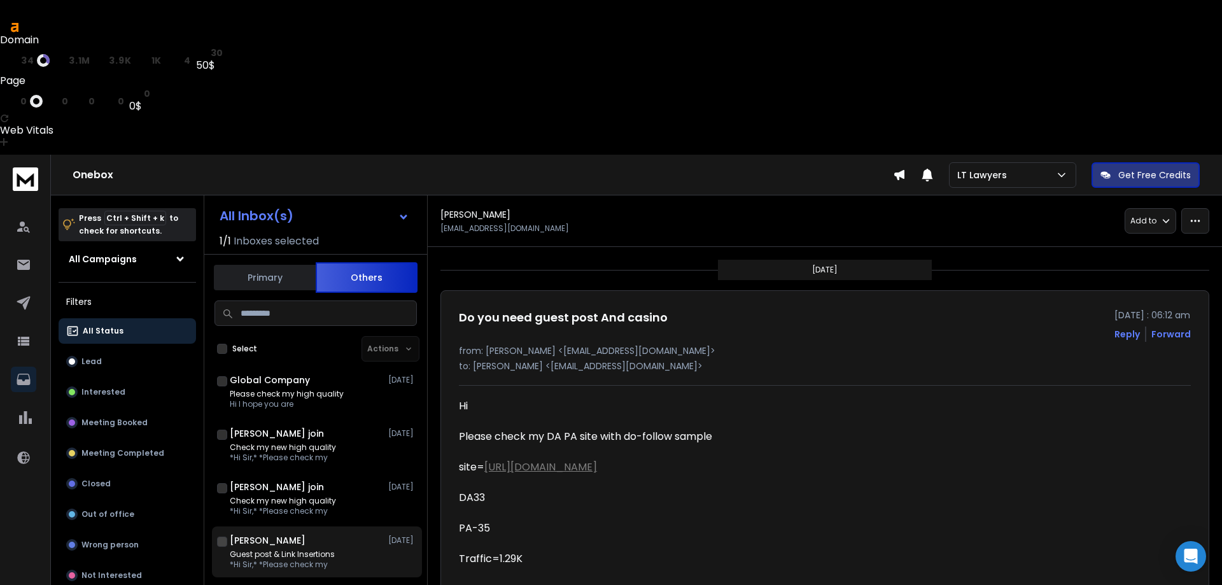
click at [323, 534] on div "Millie Falreya 31 Jul" at bounding box center [323, 540] width 187 height 13
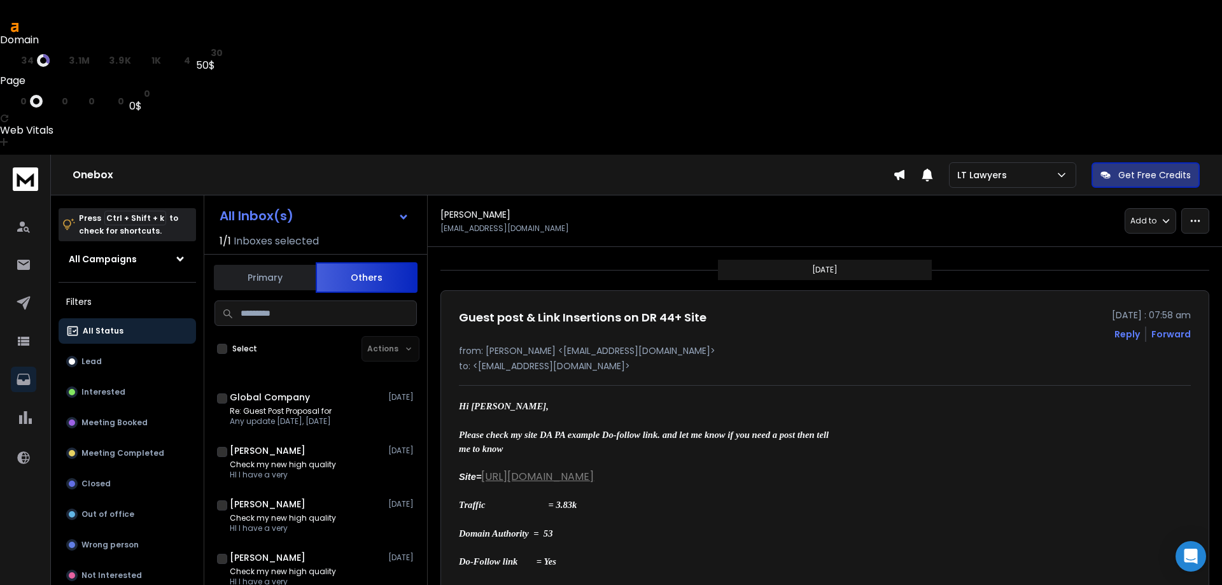
scroll to position [1014, 0]
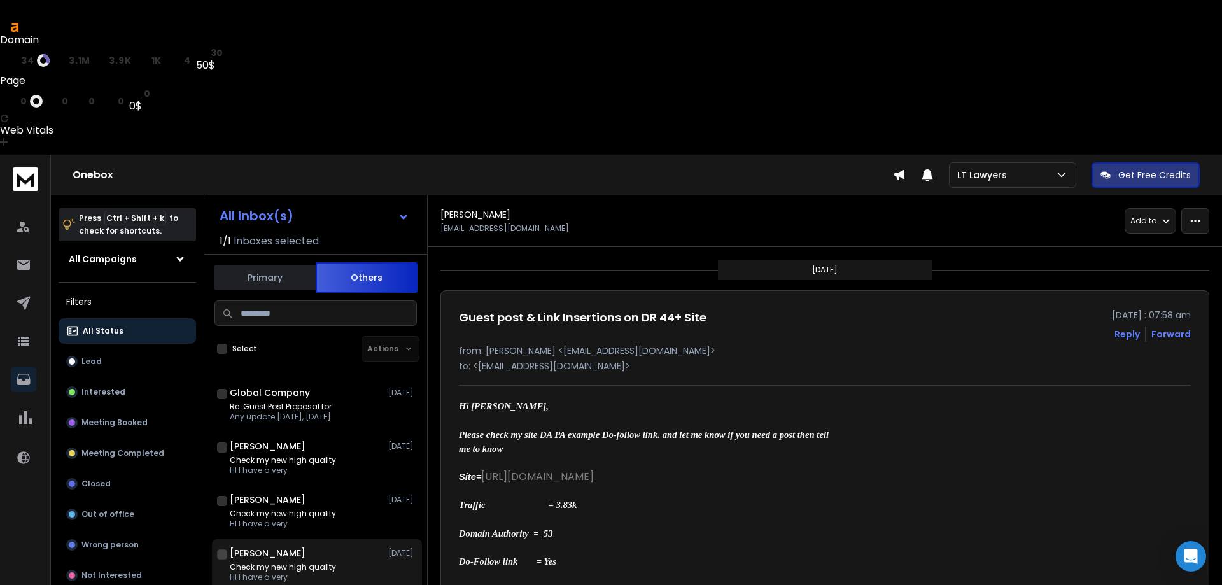
click at [308, 562] on p "Check my new high quality" at bounding box center [283, 567] width 106 height 10
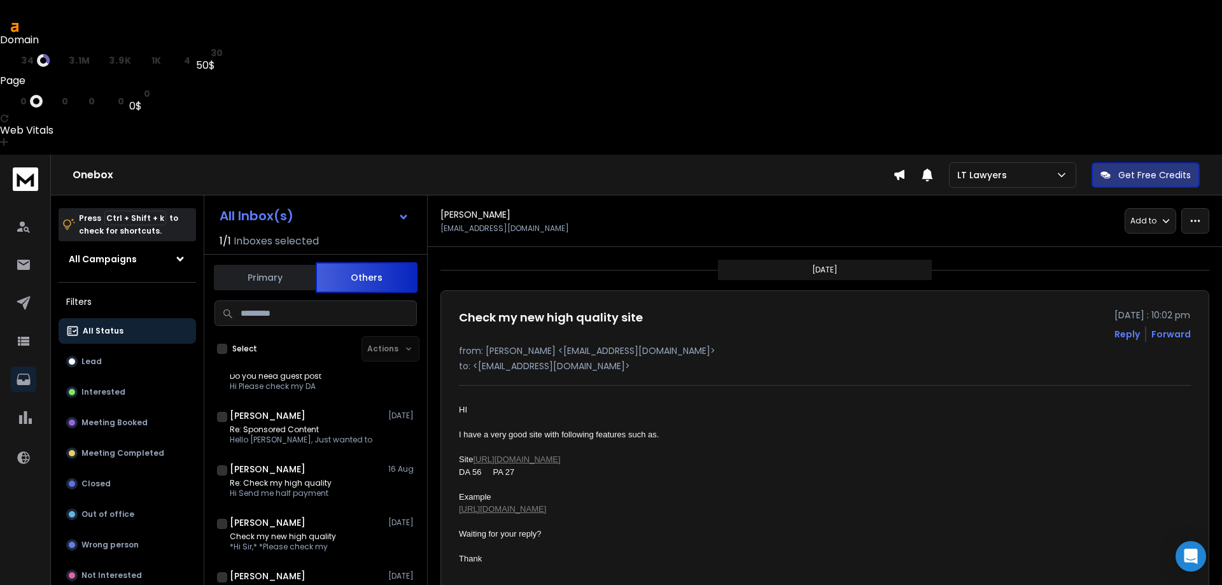
scroll to position [0, 0]
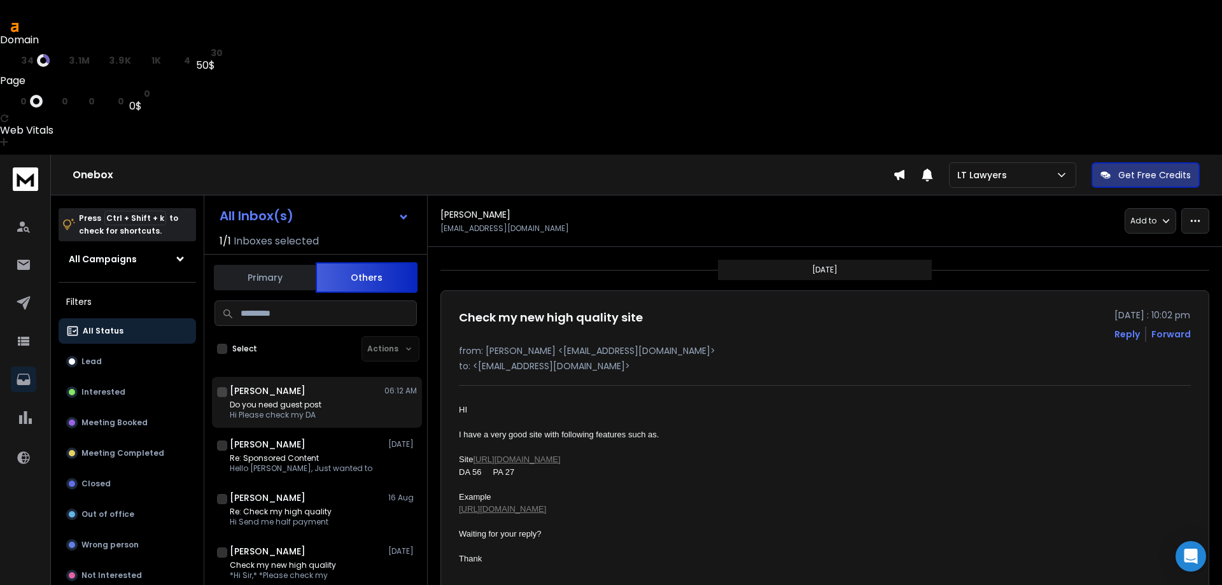
click at [342, 400] on div "Do you need guest post Hi Please check my DA" at bounding box center [323, 410] width 187 height 20
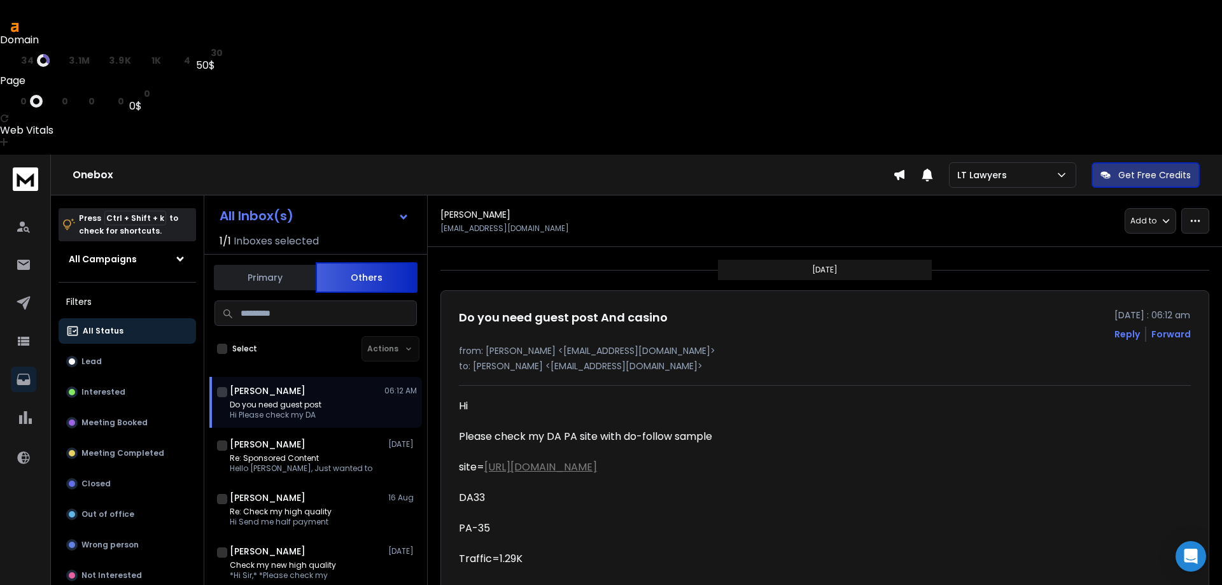
click at [783, 208] on div "Jon Boys JB jonboyslinksale@gmail.com" at bounding box center [630, 220] width 380 height 25
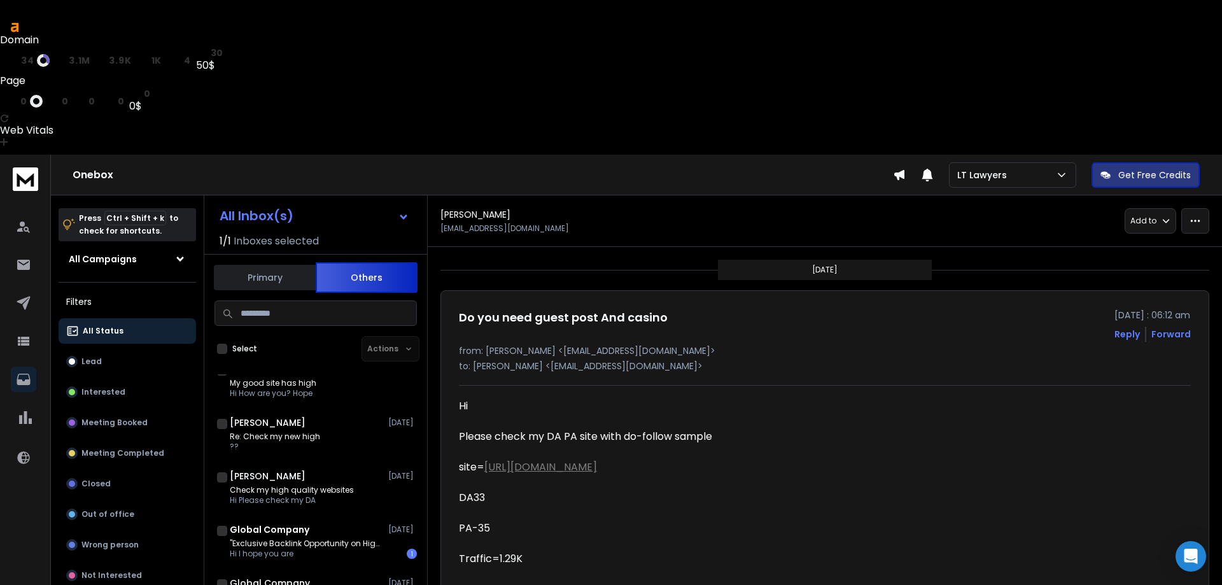
scroll to position [322, 0]
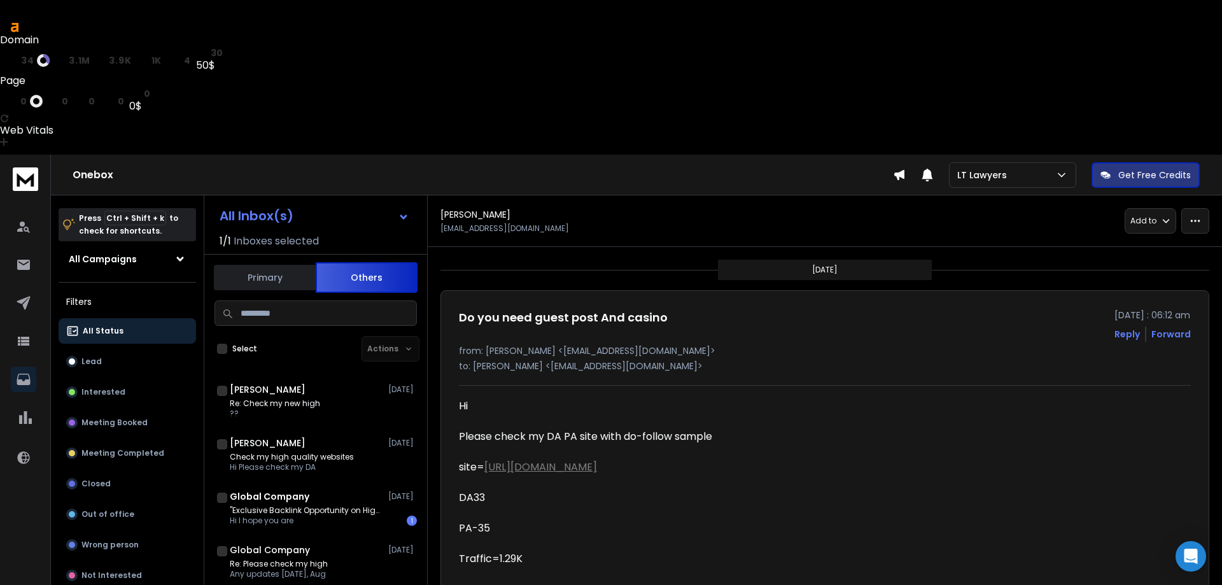
click at [31, 426] on div "H" at bounding box center [25, 447] width 51 height 585
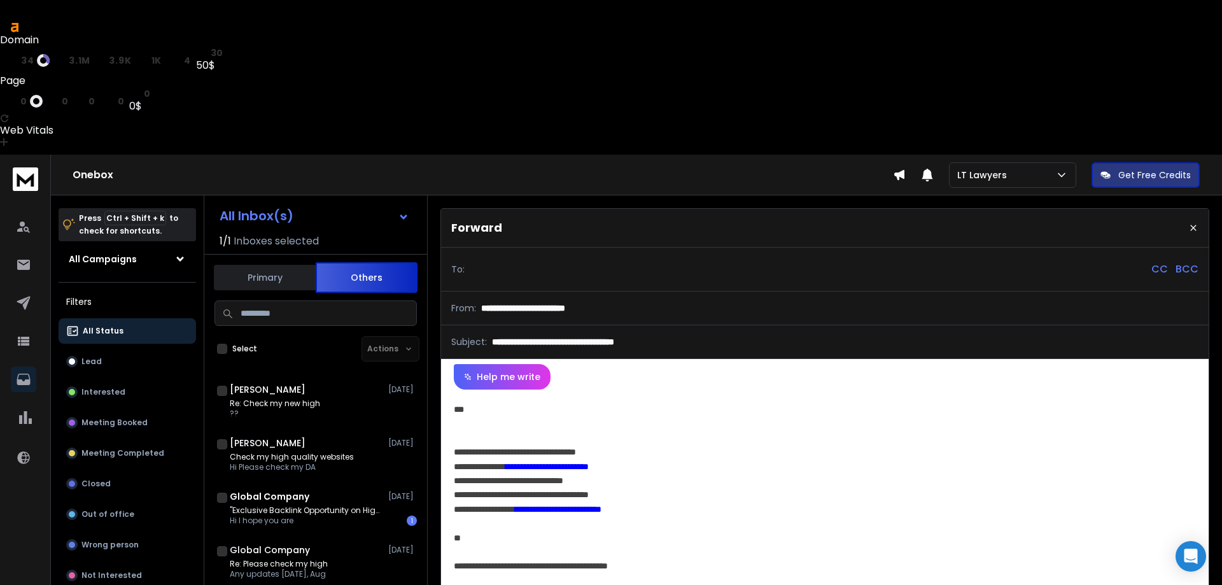
click at [1191, 225] on icon at bounding box center [1193, 228] width 6 height 6
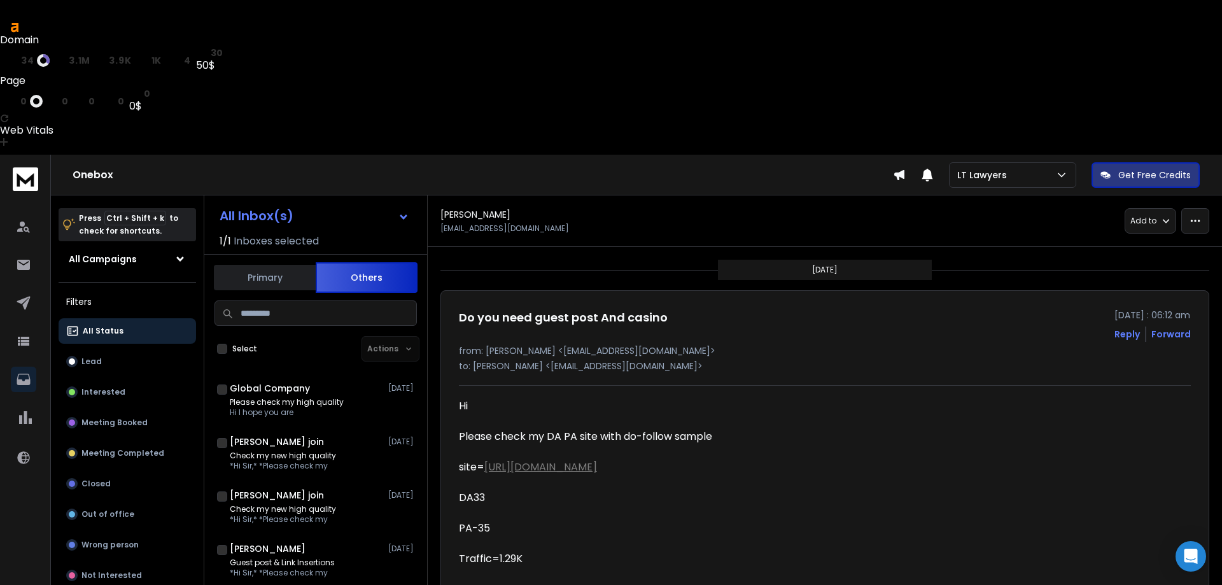
scroll to position [603, 0]
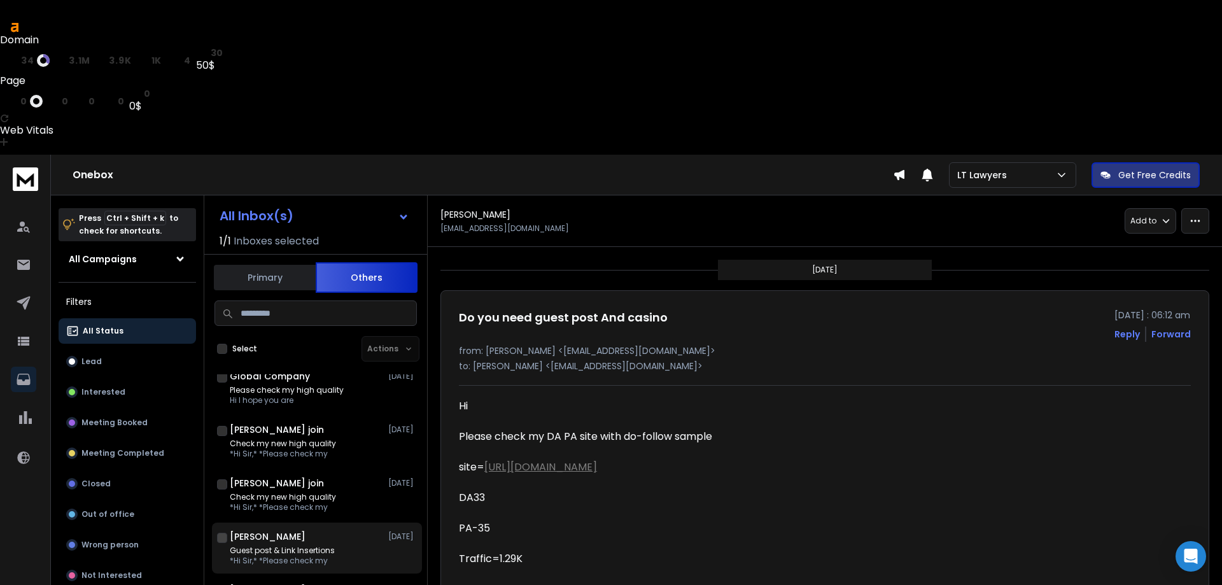
click at [323, 530] on div "Millie Falreya 31 Jul" at bounding box center [323, 536] width 187 height 13
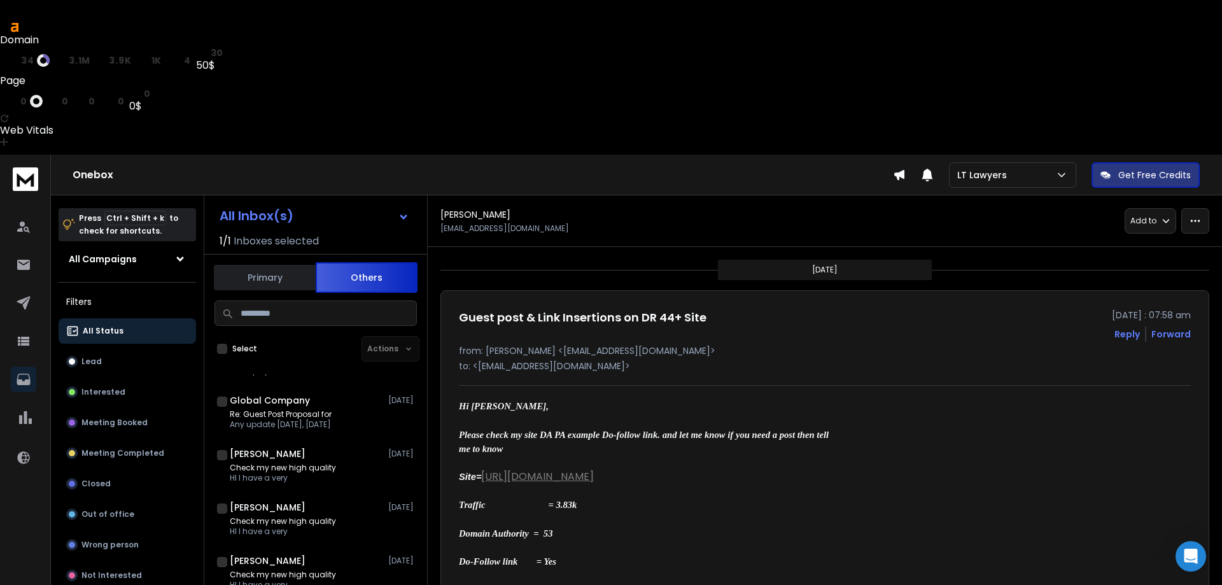
scroll to position [1018, 0]
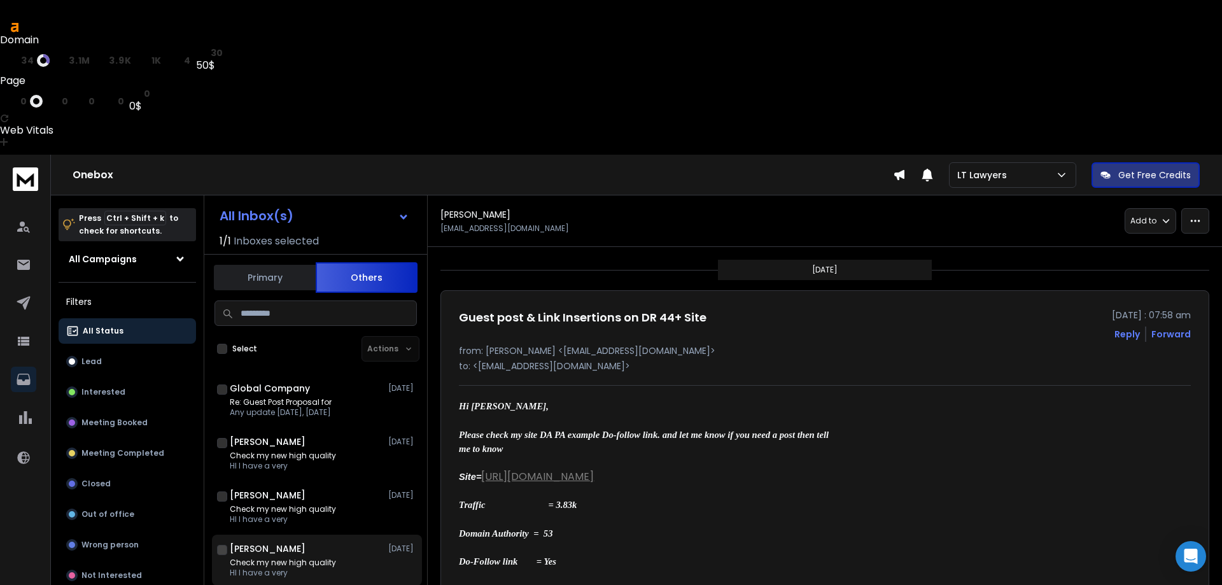
click at [308, 557] on p "Check my new high quality" at bounding box center [283, 562] width 106 height 10
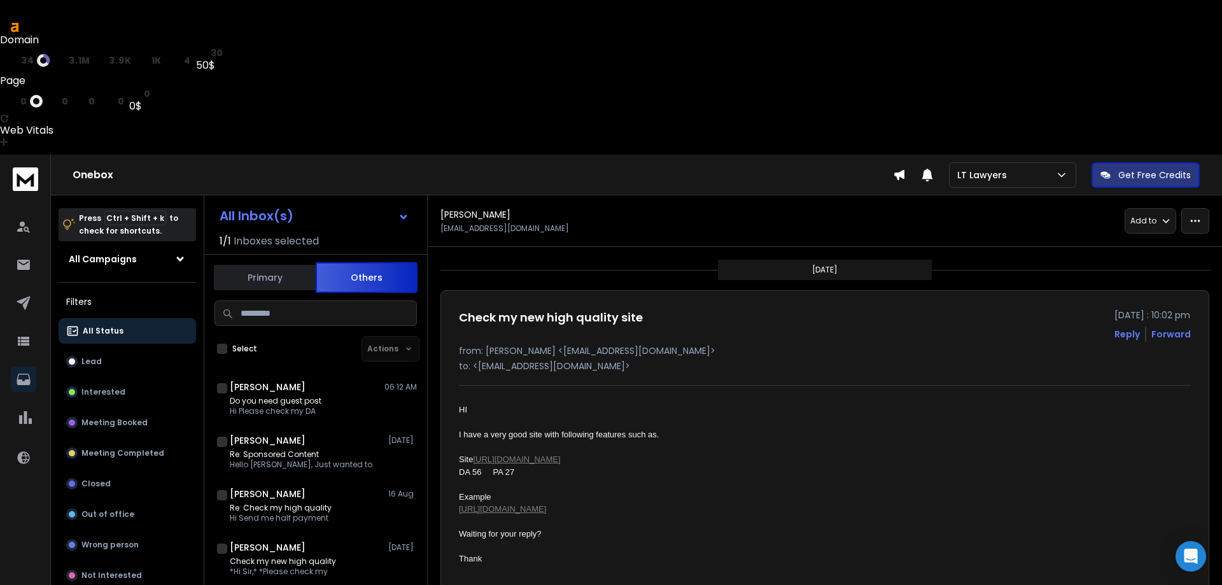
scroll to position [0, 0]
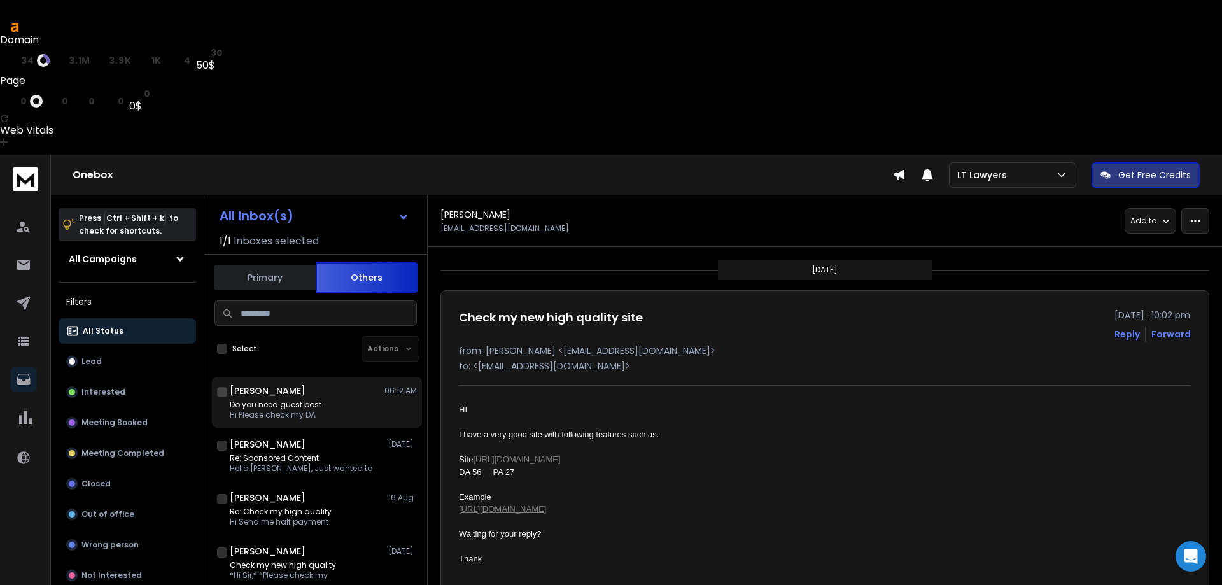
click at [342, 400] on div "Do you need guest post Hi Please check my DA" at bounding box center [323, 410] width 187 height 20
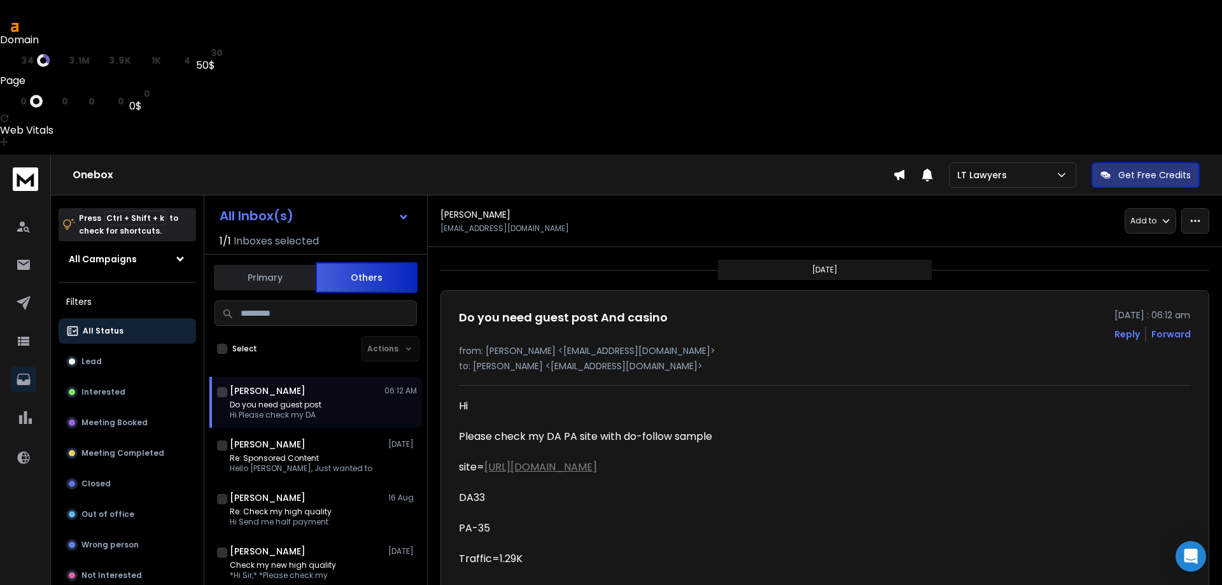
click at [783, 208] on div "Jon Boys JB jonboyslinksale@gmail.com" at bounding box center [630, 220] width 380 height 25
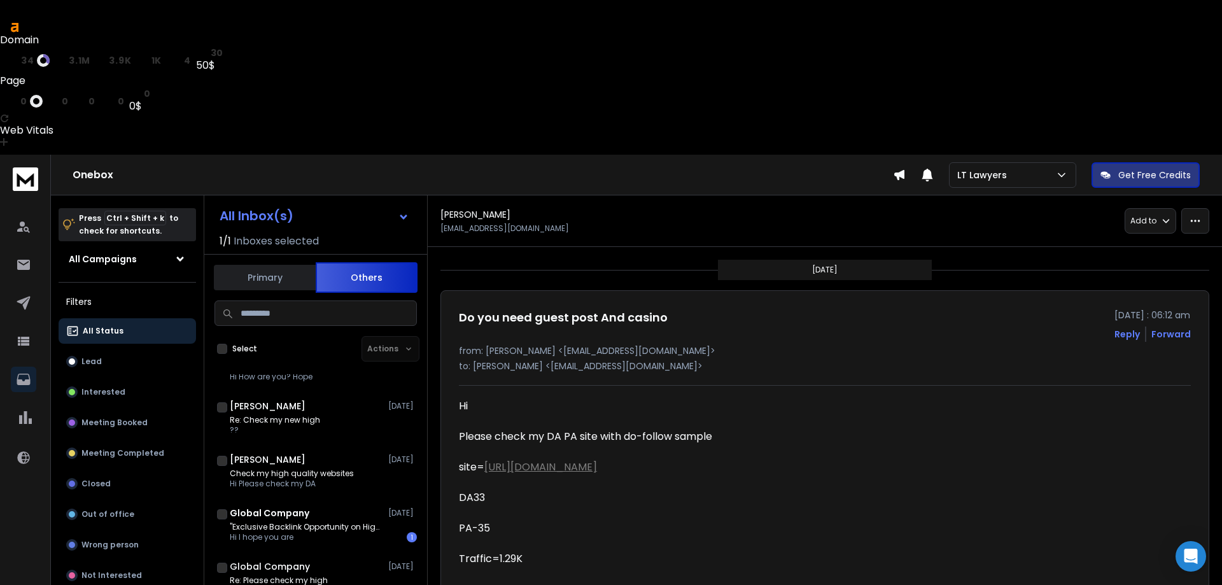
scroll to position [322, 0]
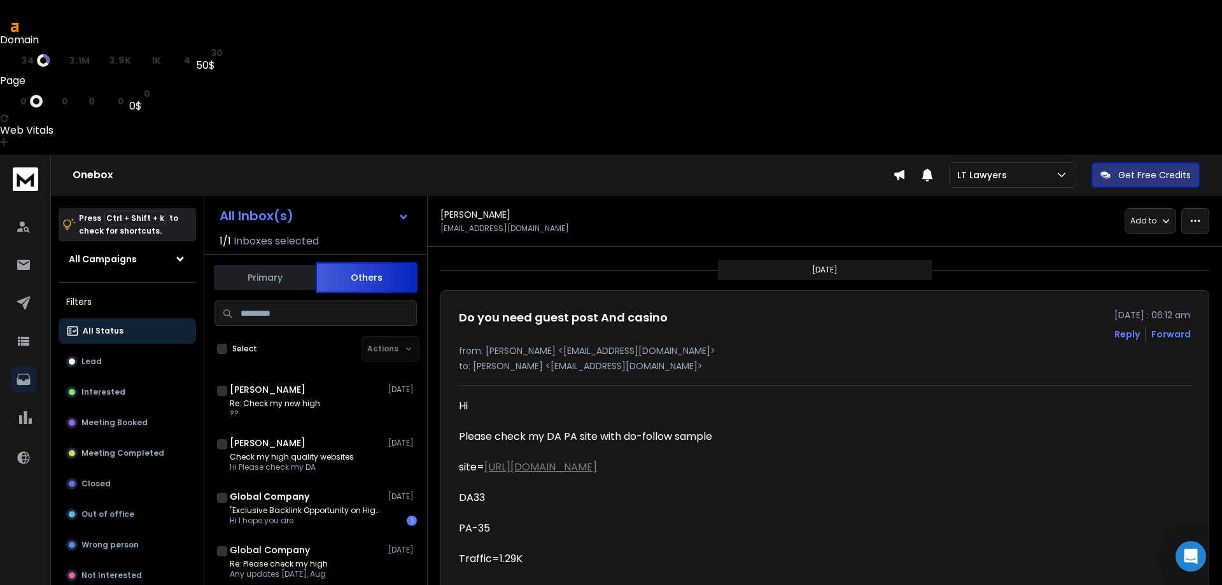
click at [31, 426] on div "H" at bounding box center [25, 447] width 51 height 585
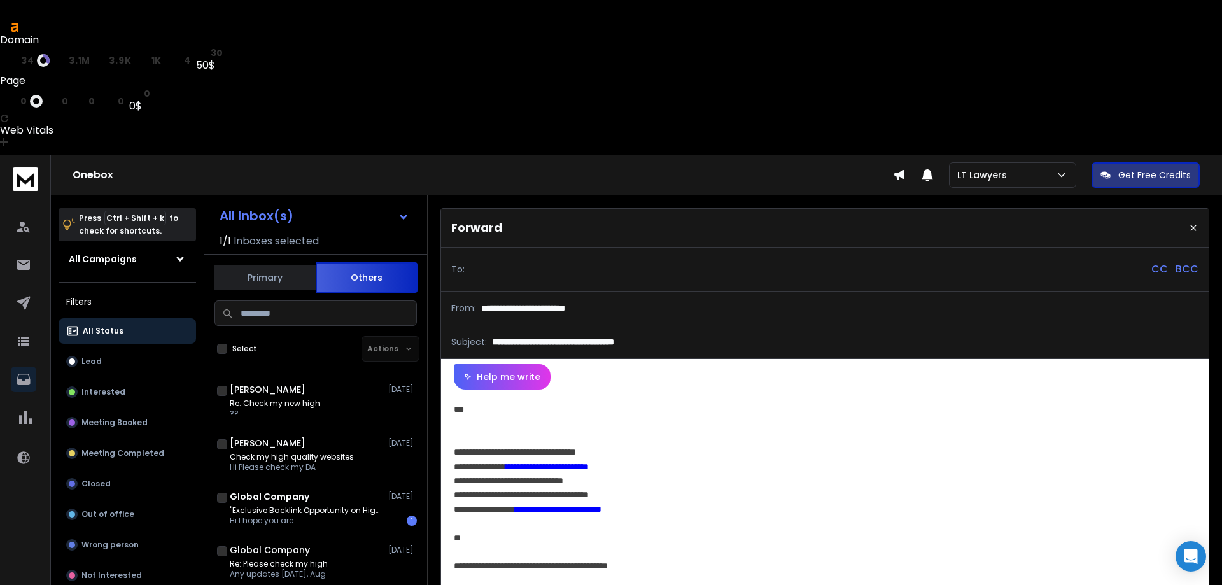
click at [1191, 225] on icon at bounding box center [1193, 228] width 6 height 6
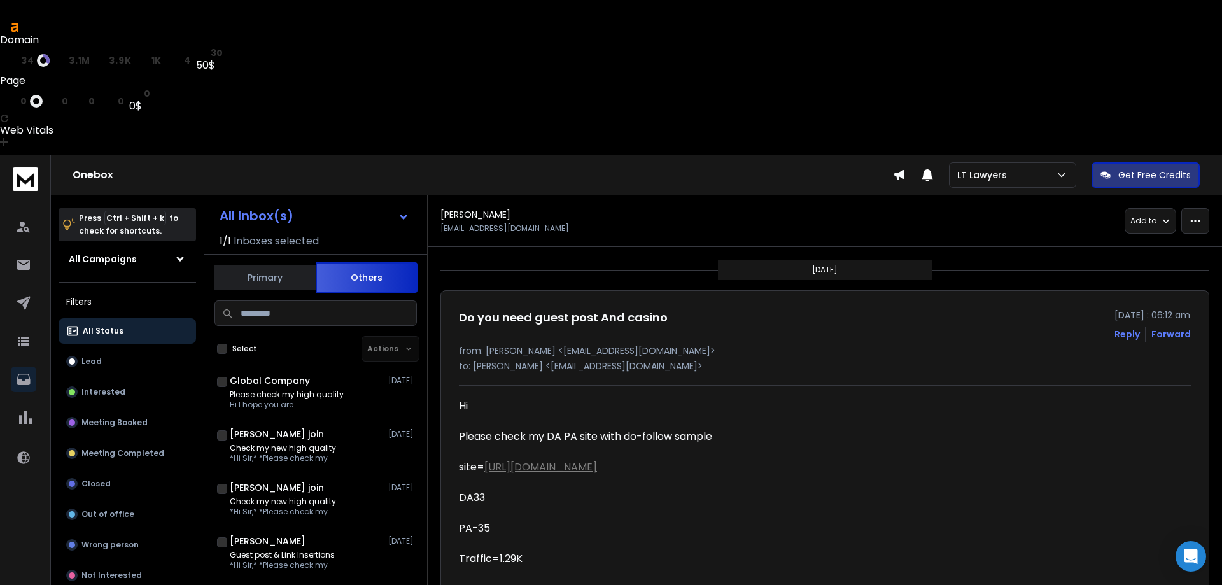
scroll to position [603, 0]
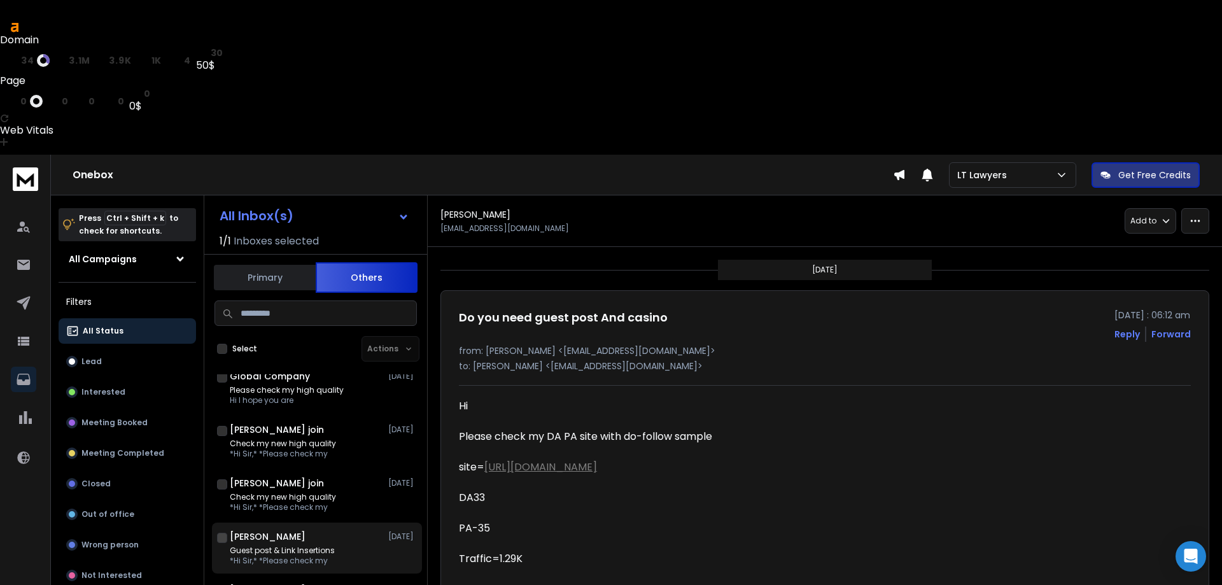
click at [323, 530] on div "Millie Falreya 31 Jul" at bounding box center [323, 536] width 187 height 13
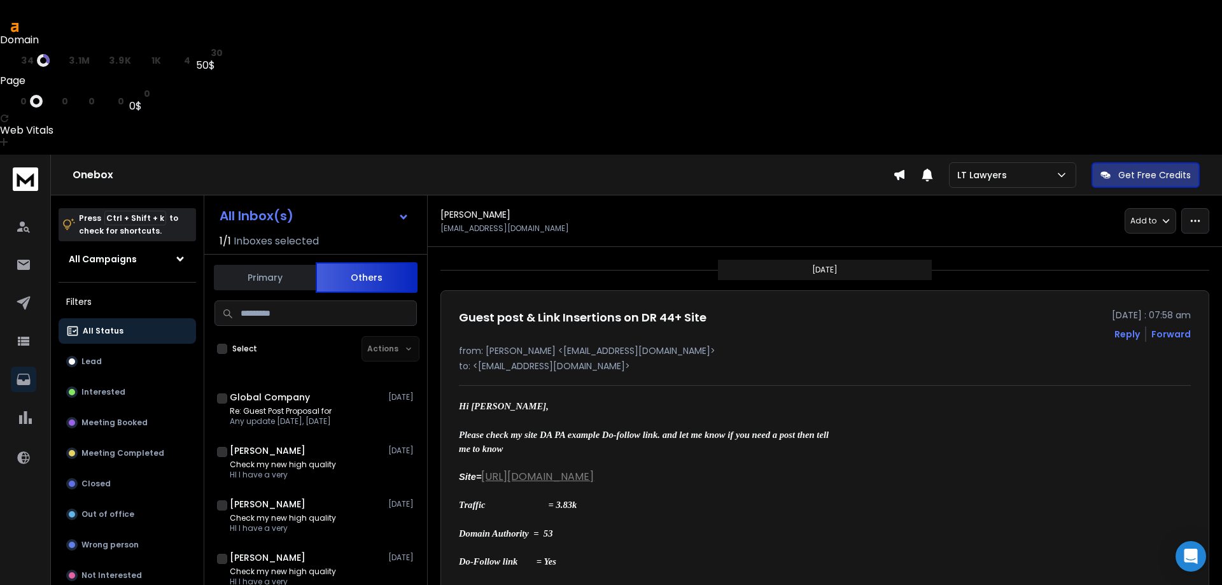
scroll to position [1018, 0]
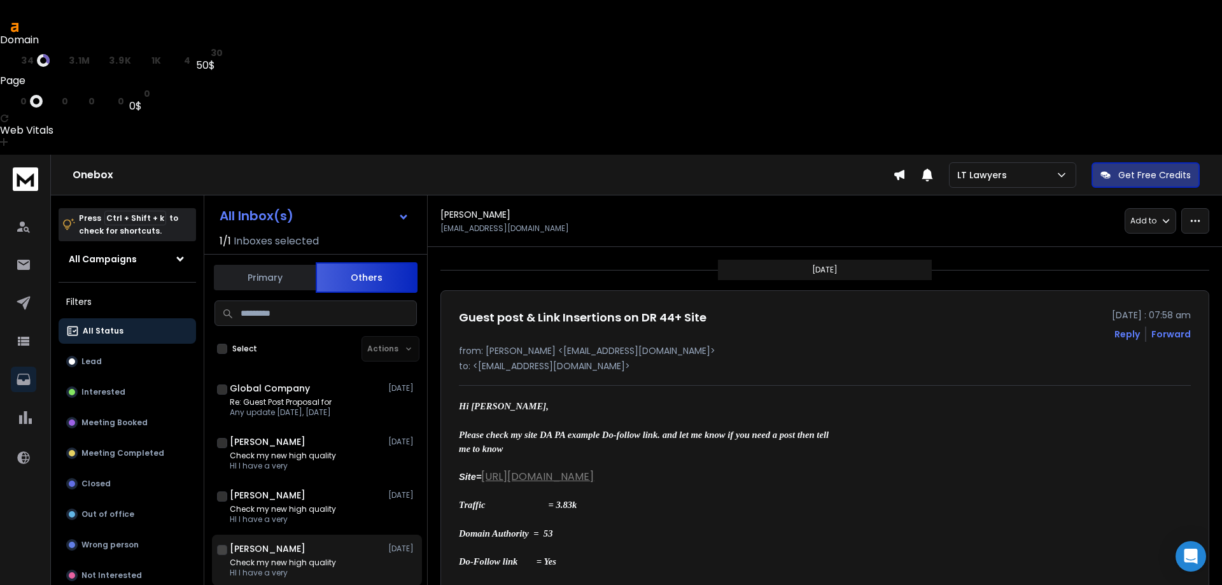
click at [308, 557] on p "Check my new high quality" at bounding box center [283, 562] width 106 height 10
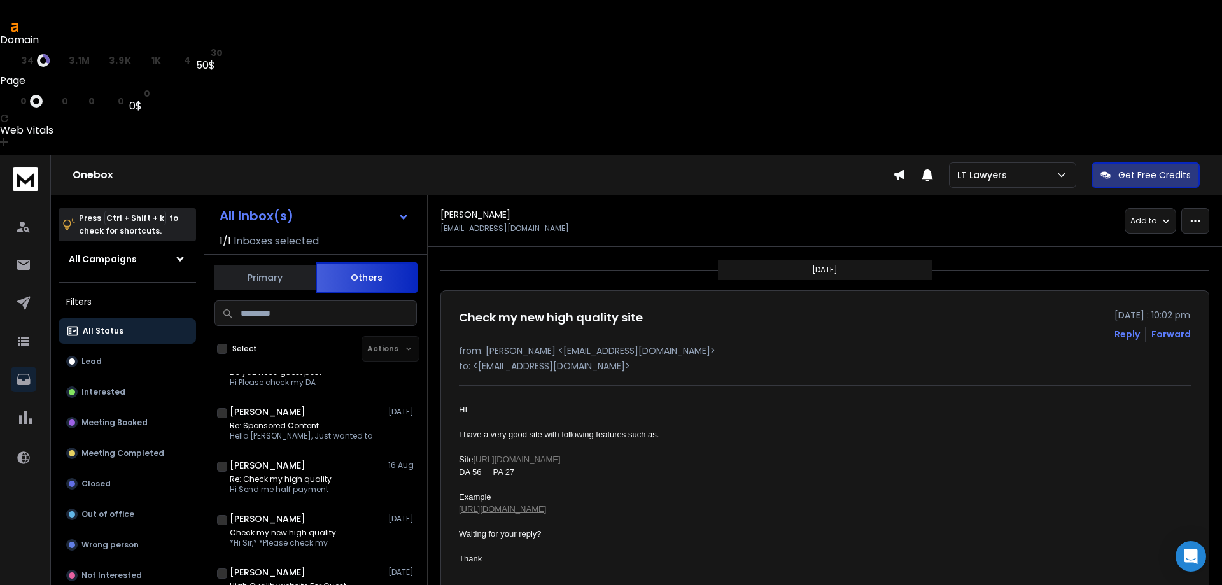
scroll to position [0, 0]
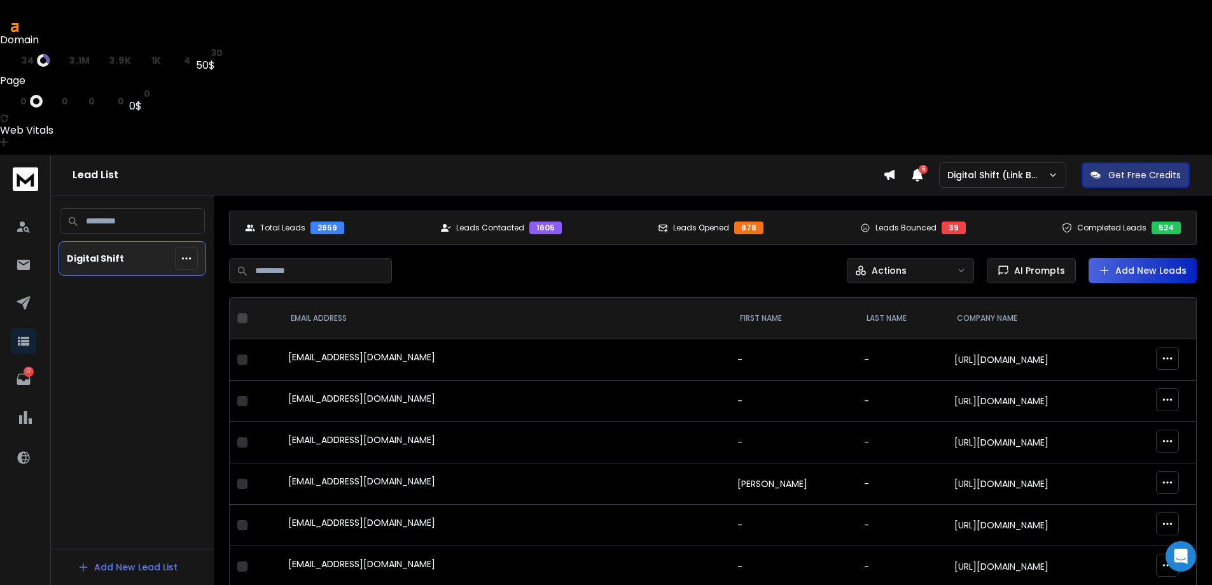
click at [141, 569] on button "Add New Lead List" at bounding box center [127, 566] width 120 height 25
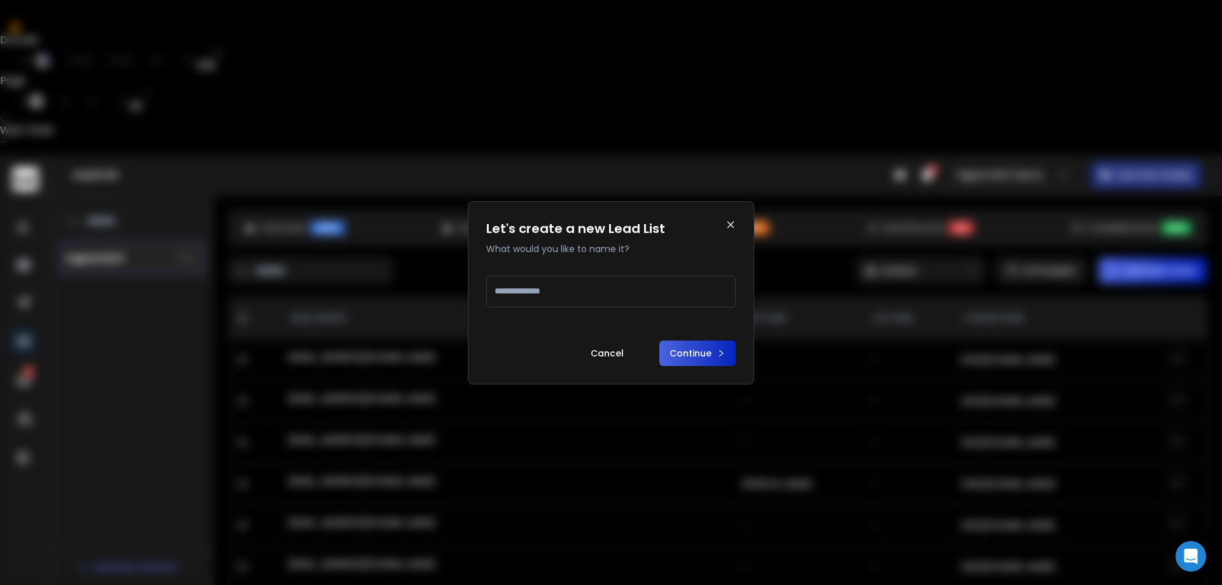
click at [559, 288] on input at bounding box center [610, 292] width 249 height 32
click at [158, 270] on div "Let's create a new Lead List What would you like to name it? Cancel Continue" at bounding box center [611, 292] width 1222 height 209
click at [733, 222] on icon at bounding box center [730, 224] width 7 height 7
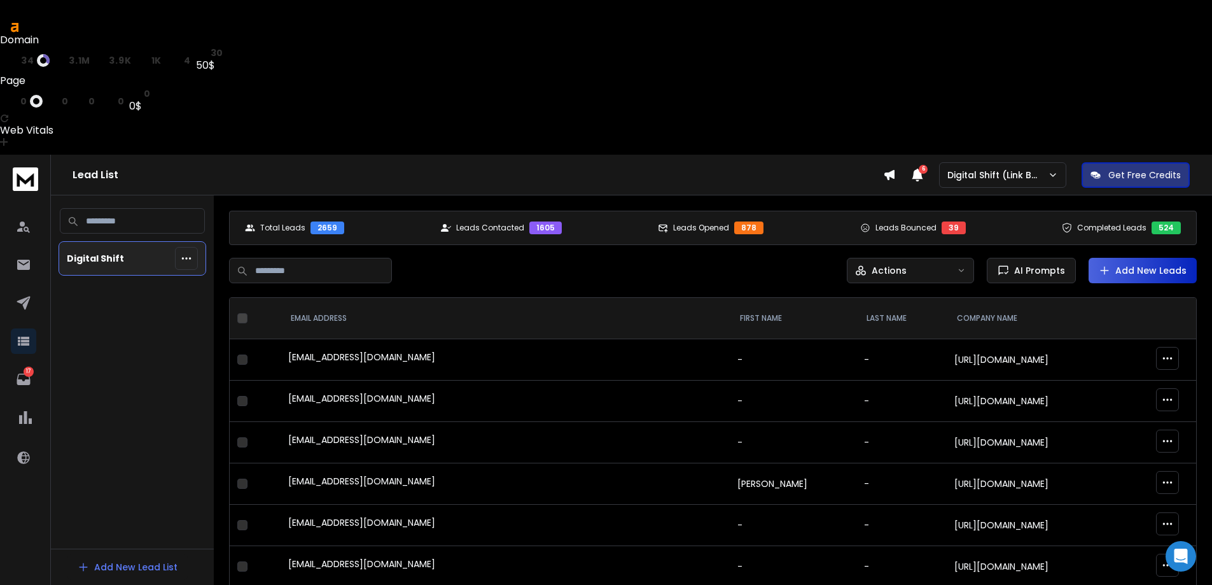
click at [134, 567] on button "Add New Lead List" at bounding box center [127, 566] width 120 height 25
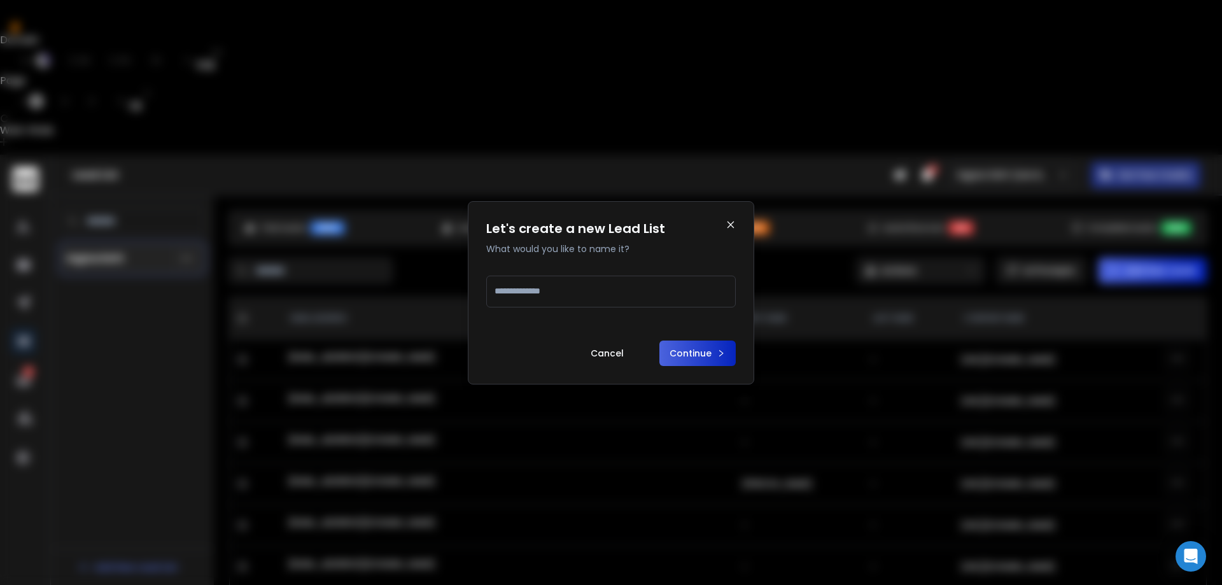
click at [529, 290] on input at bounding box center [610, 292] width 249 height 32
type input "**********"
click at [692, 354] on button "Continue" at bounding box center [697, 352] width 76 height 25
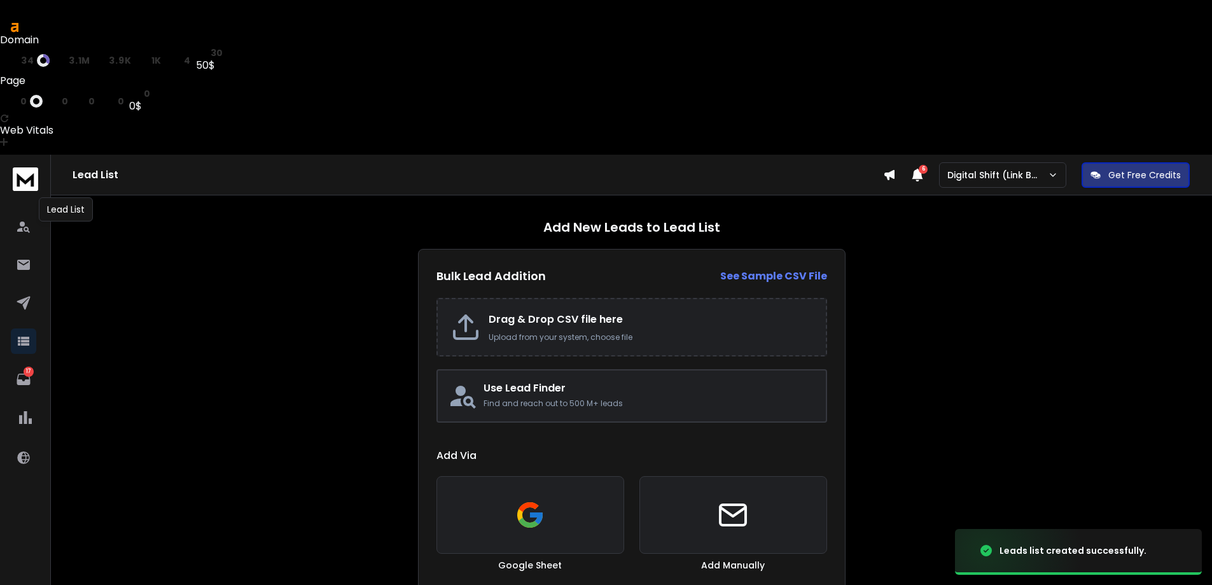
click at [22, 333] on icon at bounding box center [23, 340] width 15 height 15
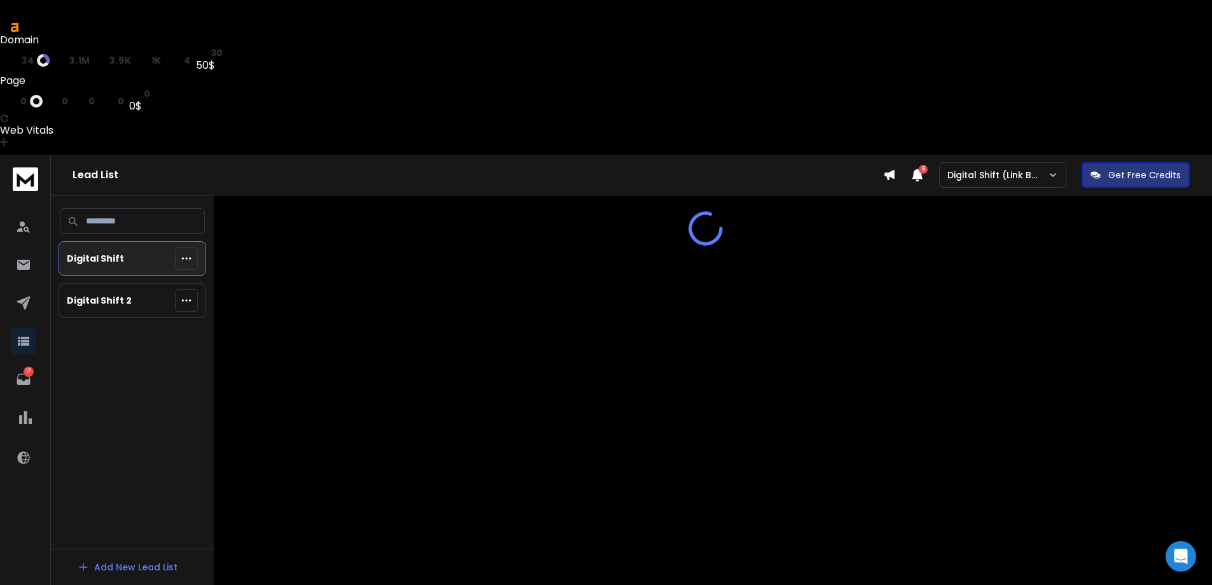
click at [114, 294] on p "Digital Shift 2" at bounding box center [99, 300] width 65 height 13
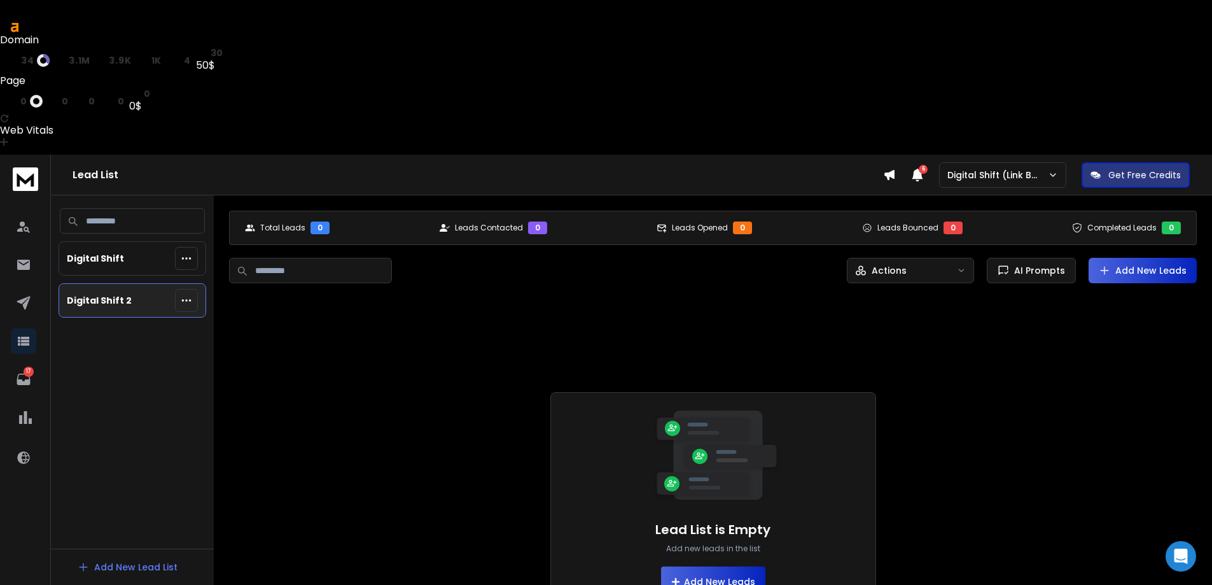
click at [720, 566] on button "Add New Leads" at bounding box center [713, 581] width 104 height 31
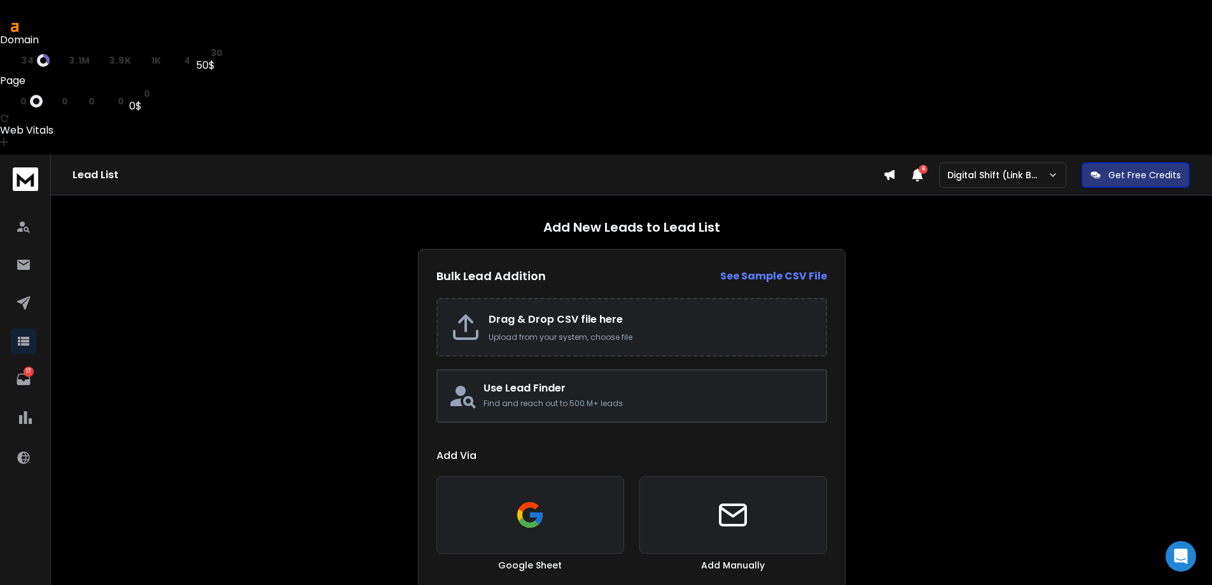
click at [545, 312] on h2 "Drag & Drop CSV file here" at bounding box center [651, 319] width 324 height 15
type input "**********"
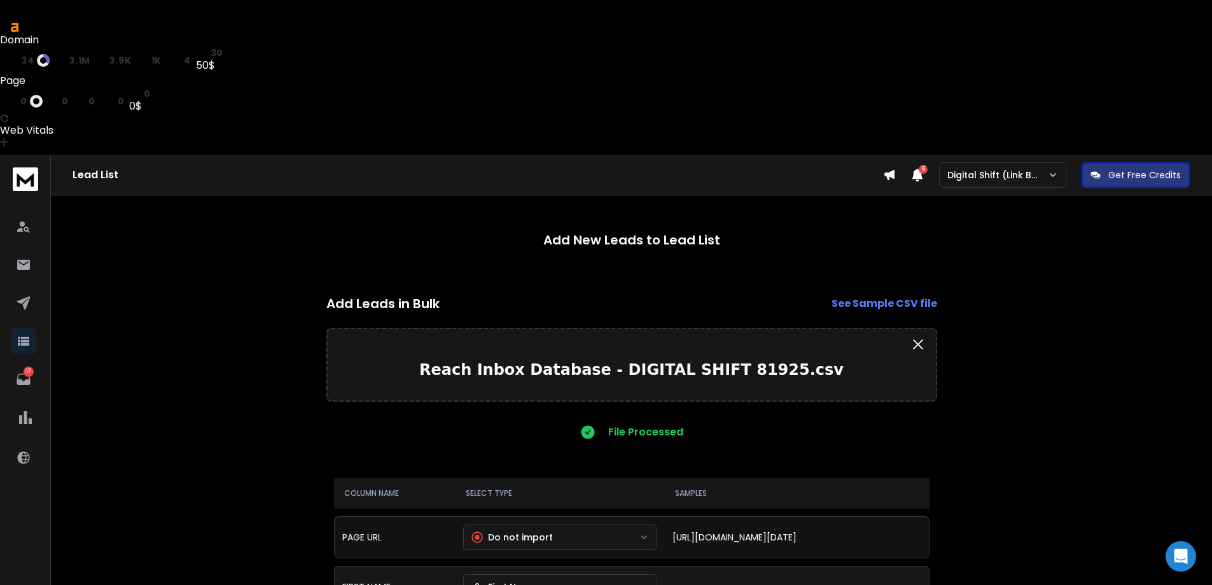
click at [534, 401] on body "Domain dr 34 ar 3.1M rp 3.9K rd 1K kw 4 st 30 50$ Page ur 0 rp 0 rd 0 kw 0 st 0…" at bounding box center [606, 381] width 1212 height 716
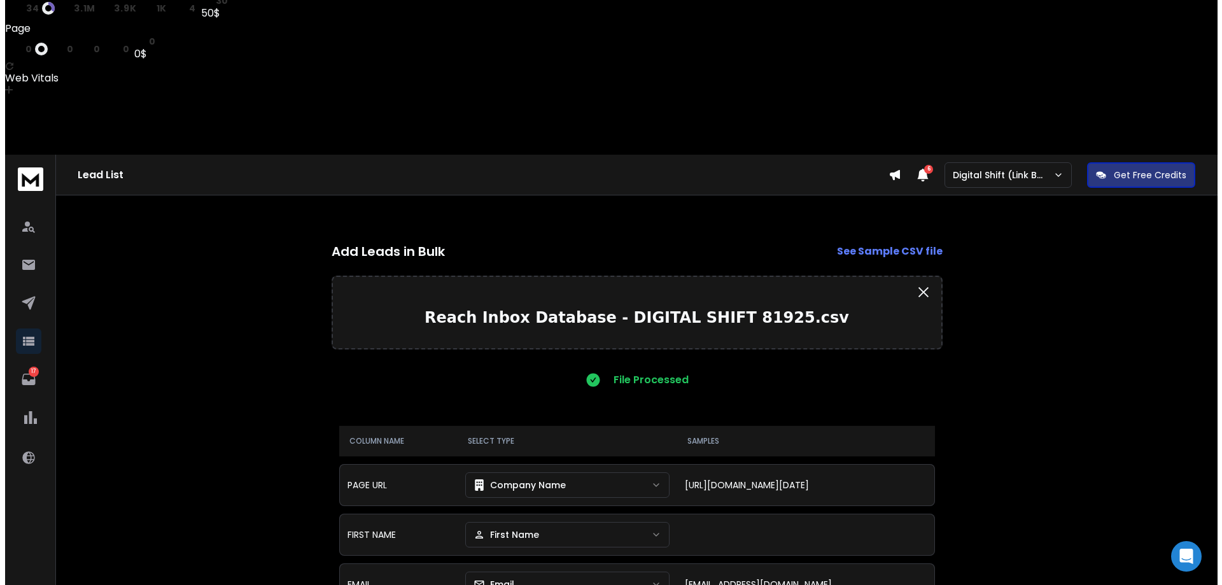
scroll to position [101, 0]
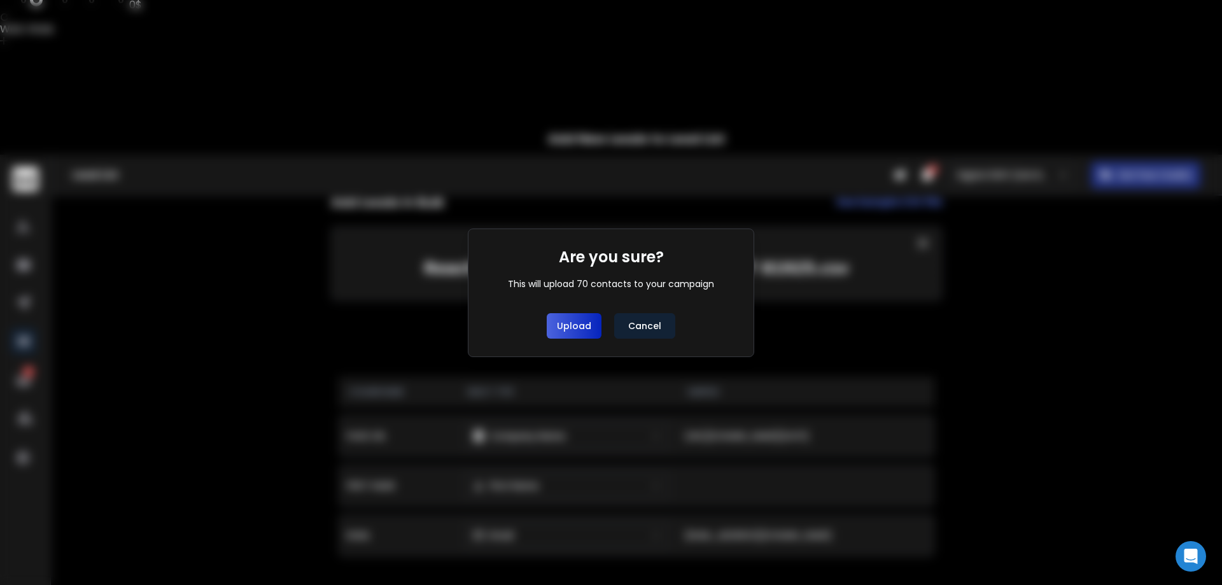
click at [562, 321] on button "Upload" at bounding box center [574, 325] width 55 height 25
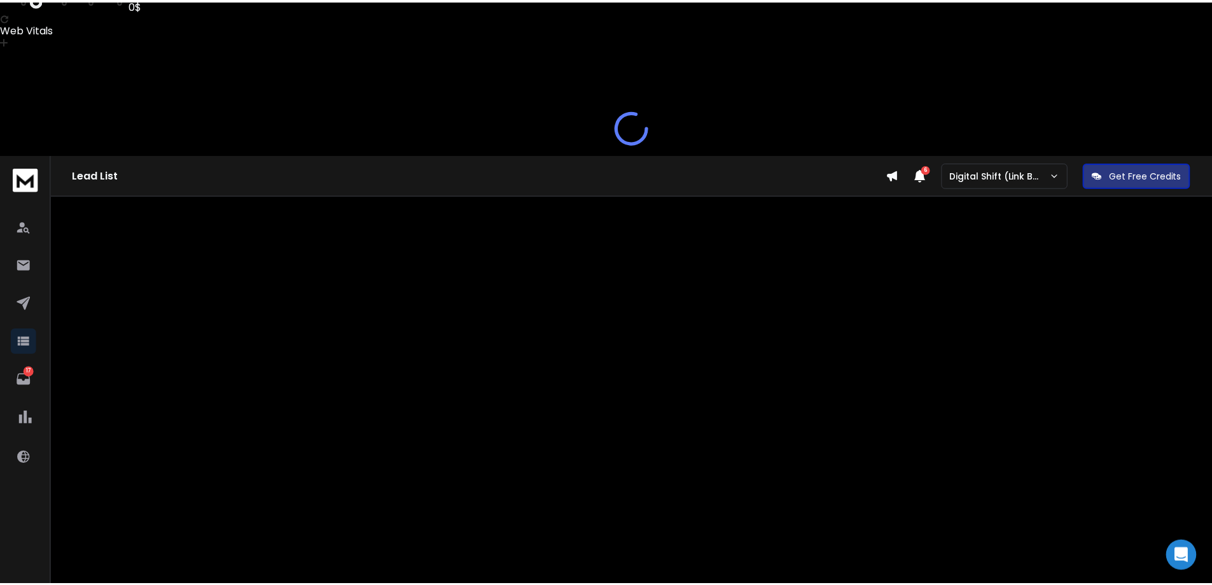
scroll to position [23, 0]
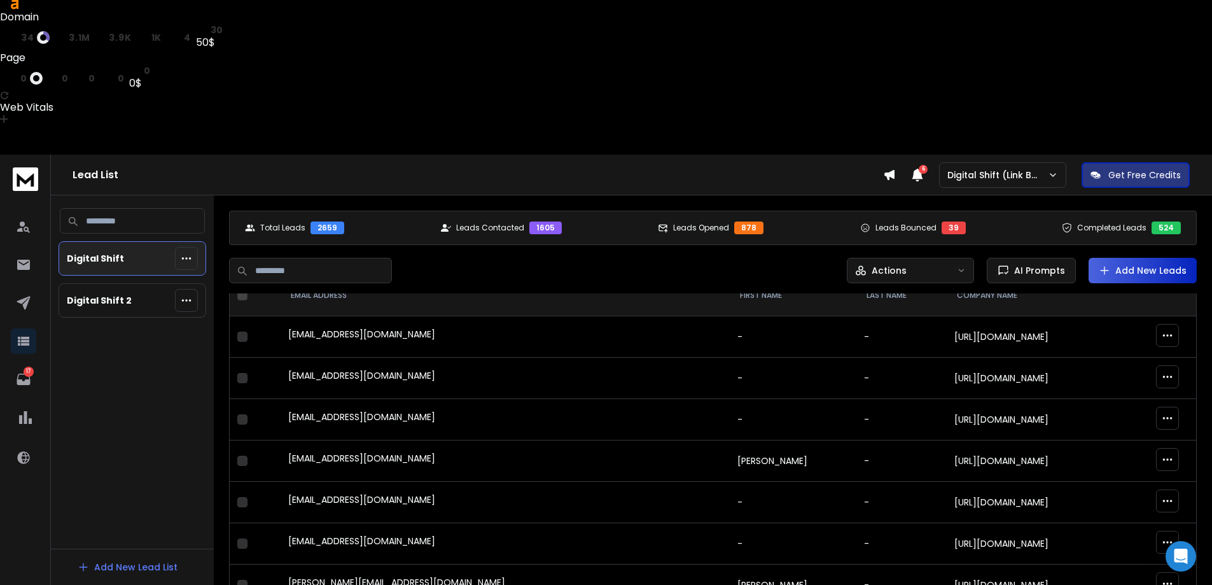
click at [100, 294] on p "Digital Shift 2" at bounding box center [99, 300] width 65 height 13
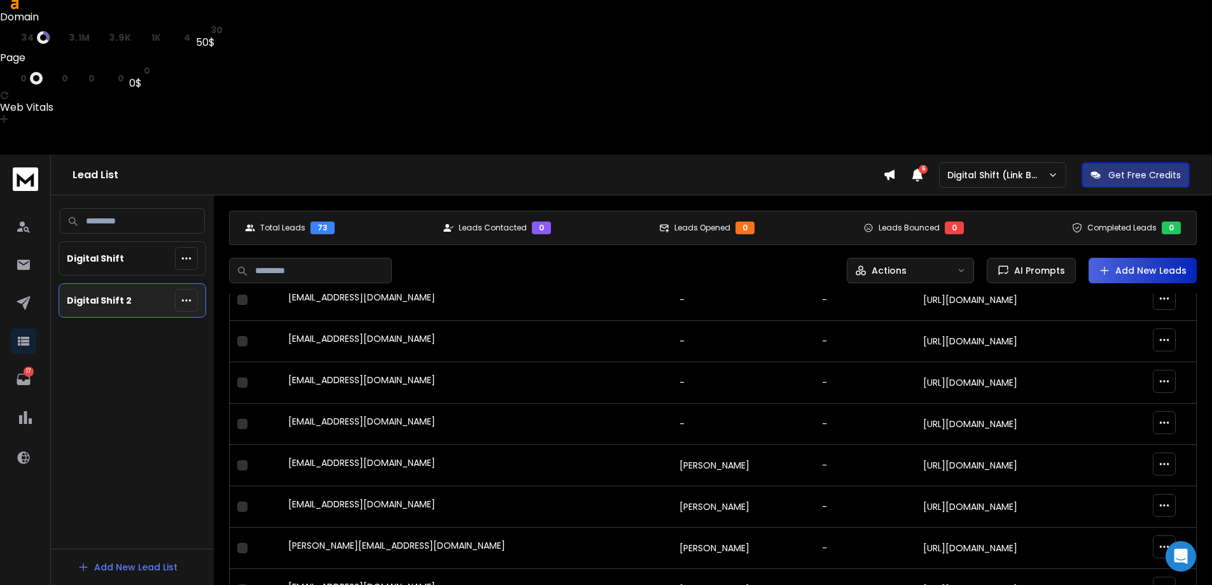
scroll to position [0, 0]
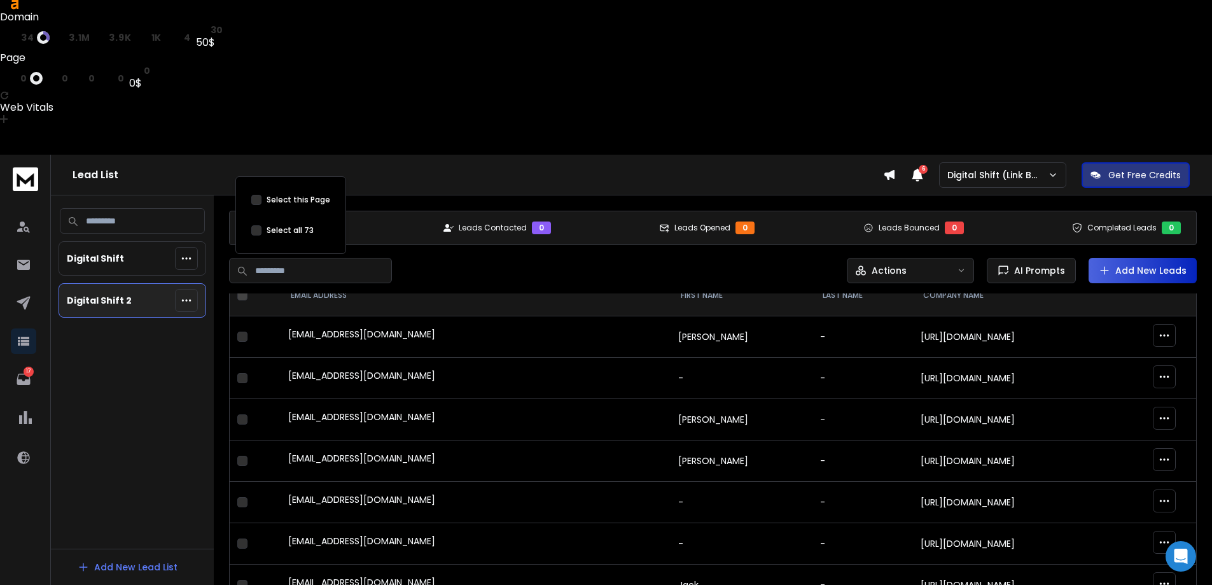
click at [253, 231] on button "Select this Page" at bounding box center [256, 230] width 10 height 10
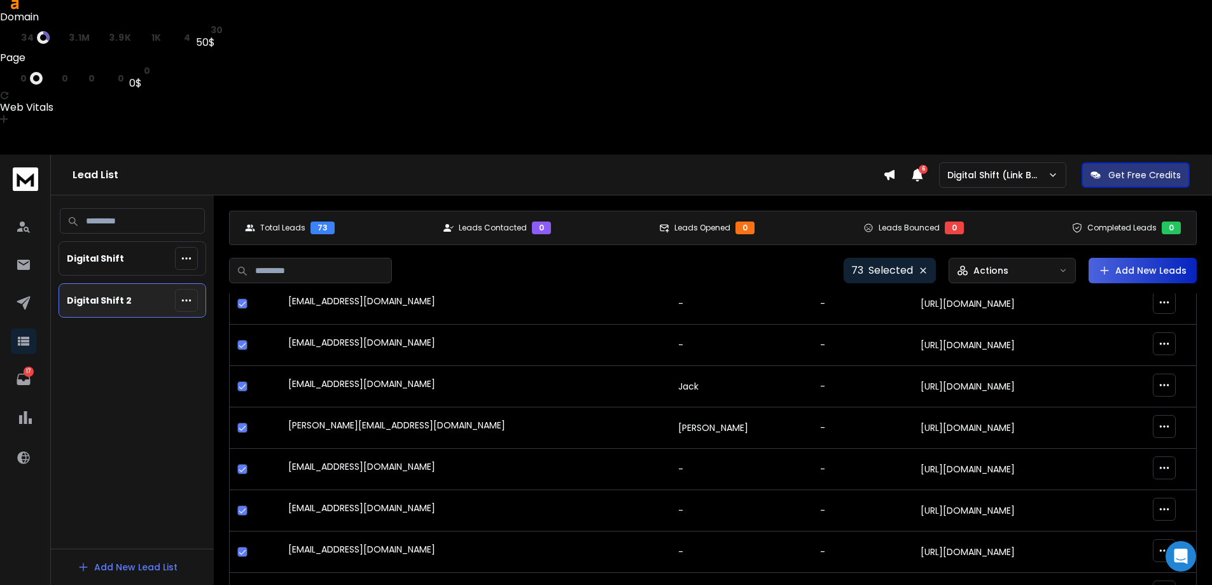
scroll to position [445, 0]
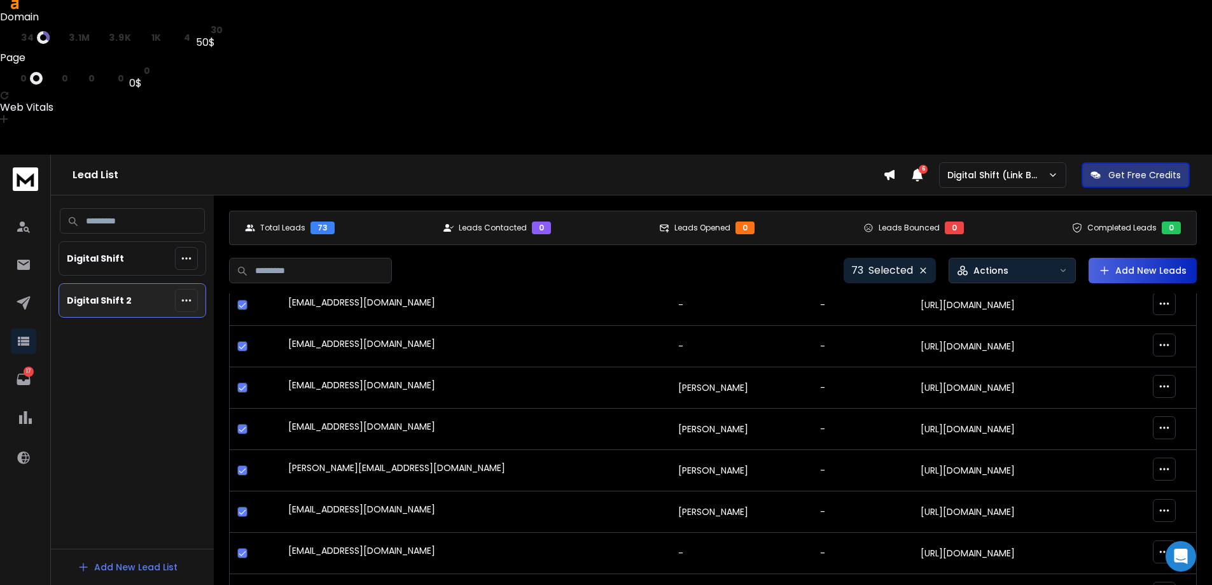
click at [984, 258] on button "Actions" at bounding box center [1012, 270] width 127 height 25
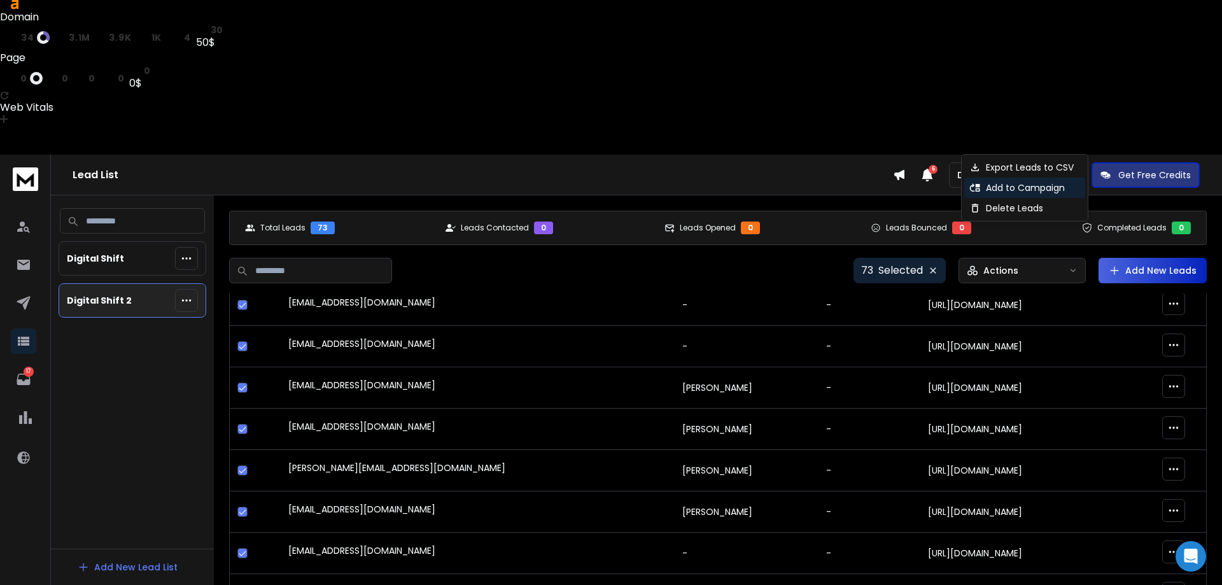
click at [1003, 192] on p "Add to Campaign" at bounding box center [1025, 187] width 79 height 13
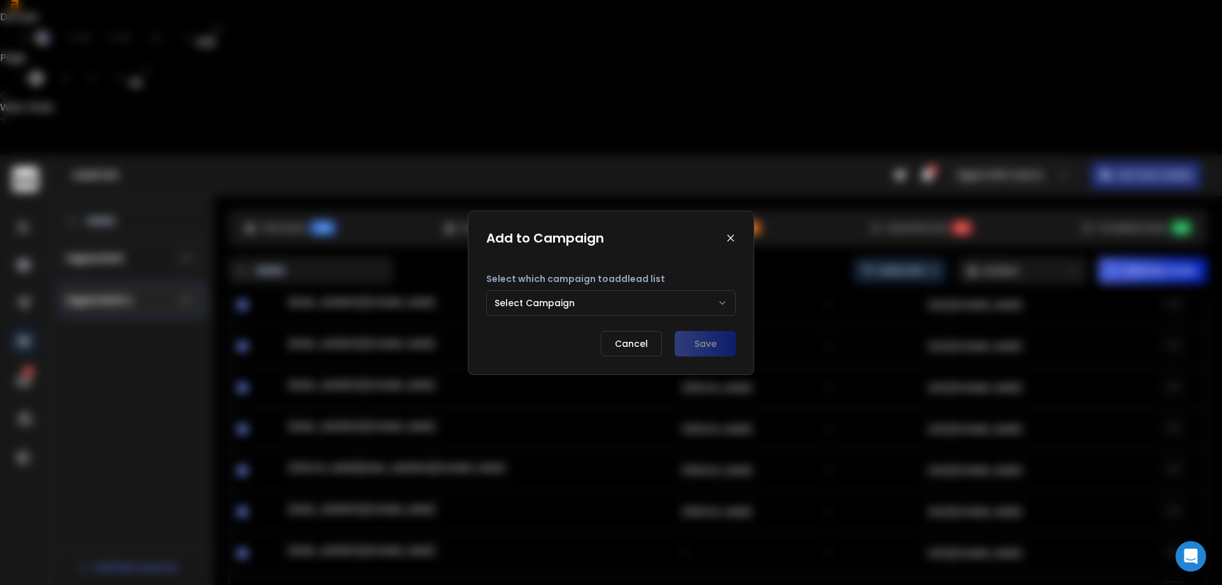
click at [654, 300] on button "Select Campaign" at bounding box center [610, 302] width 249 height 25
click at [702, 347] on button "Save" at bounding box center [704, 343] width 61 height 25
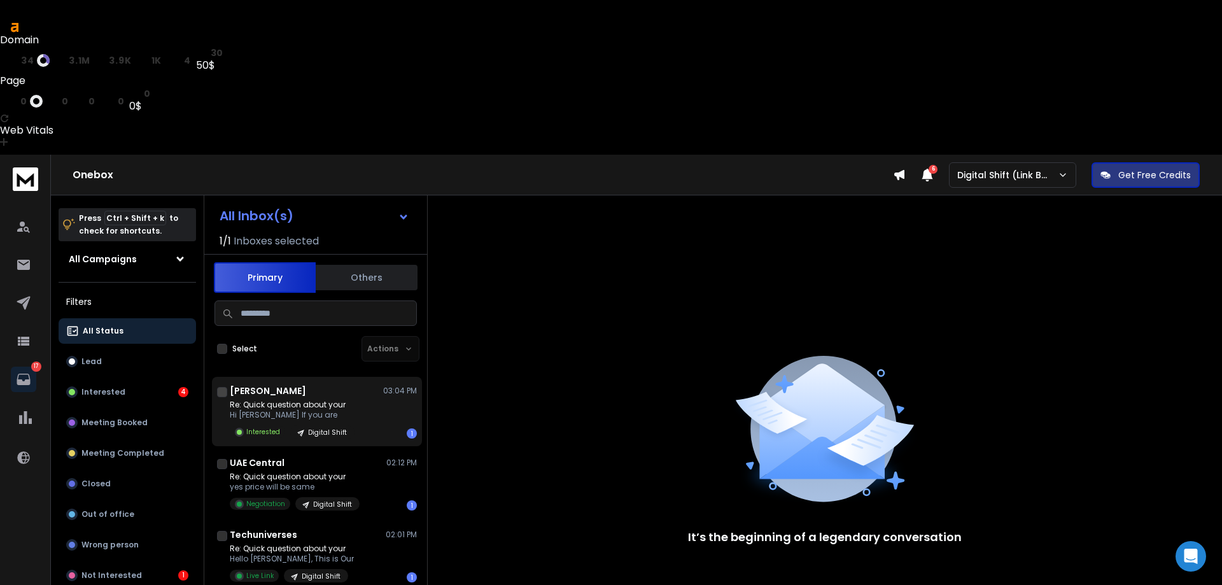
click at [373, 400] on div "Re: Quick question about your Hi Alfie If you are Interested Digital Shift 1" at bounding box center [323, 419] width 187 height 39
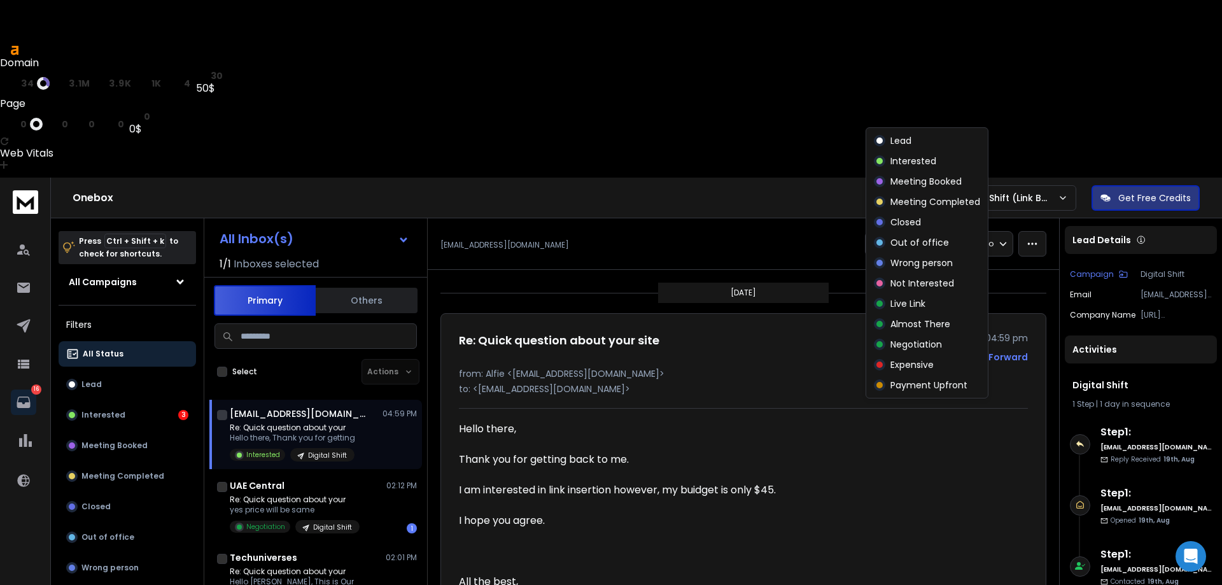
click at [904, 218] on div "duleweboffice@opptrends.com Interested Add to Interested Add to" at bounding box center [743, 244] width 631 height 52
click at [913, 346] on p "Negotiation" at bounding box center [916, 344] width 52 height 13
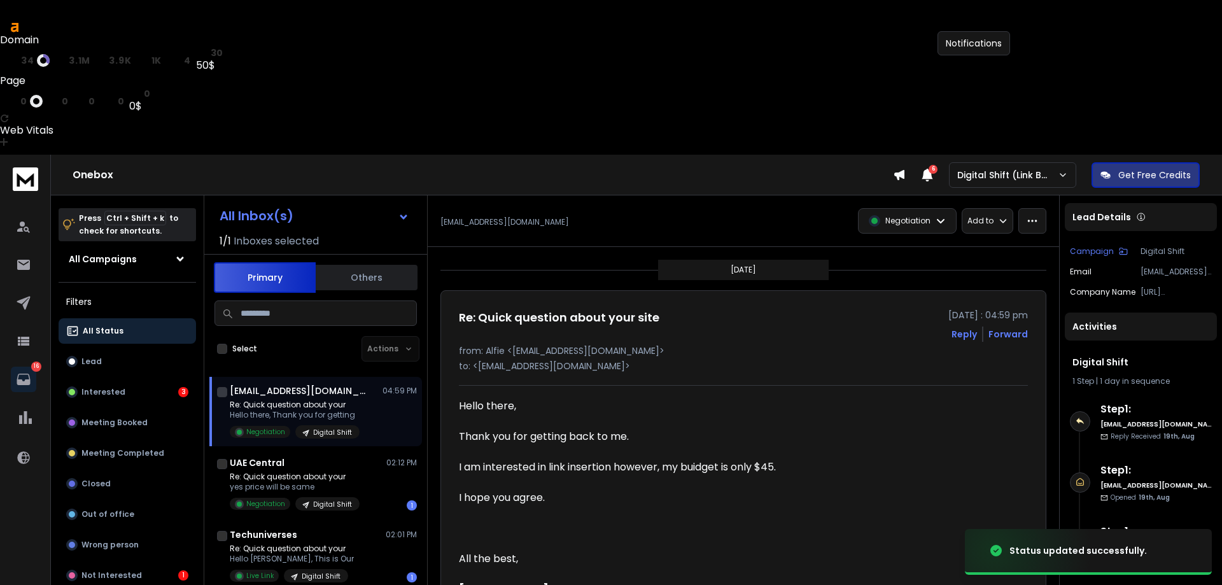
click at [933, 169] on icon at bounding box center [927, 175] width 13 height 13
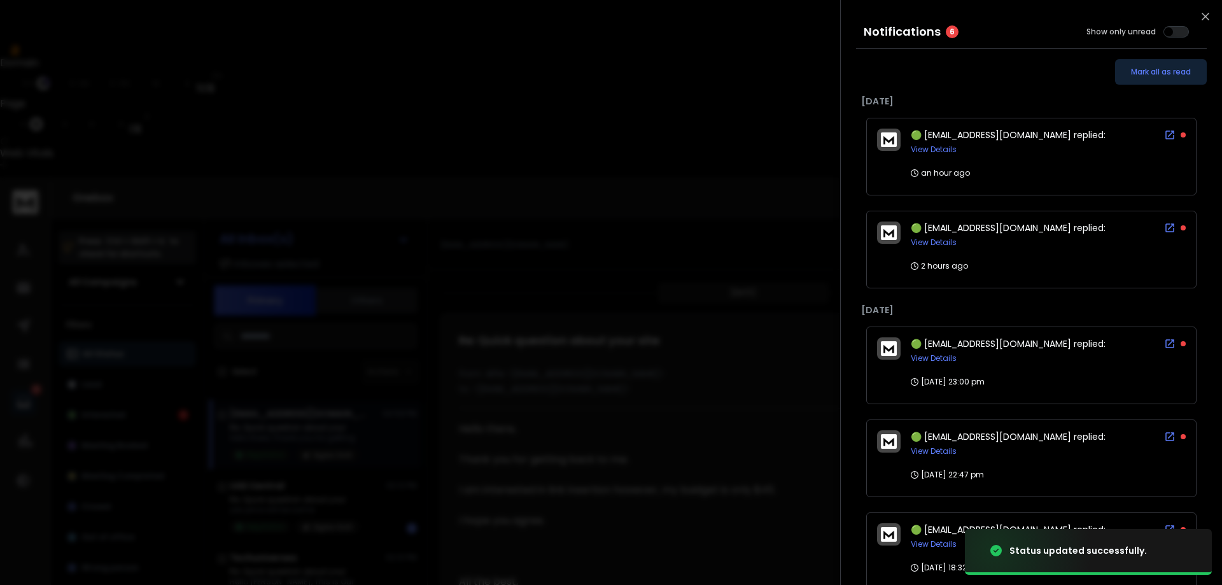
click at [1140, 75] on span "Mark all as read" at bounding box center [1161, 72] width 60 height 10
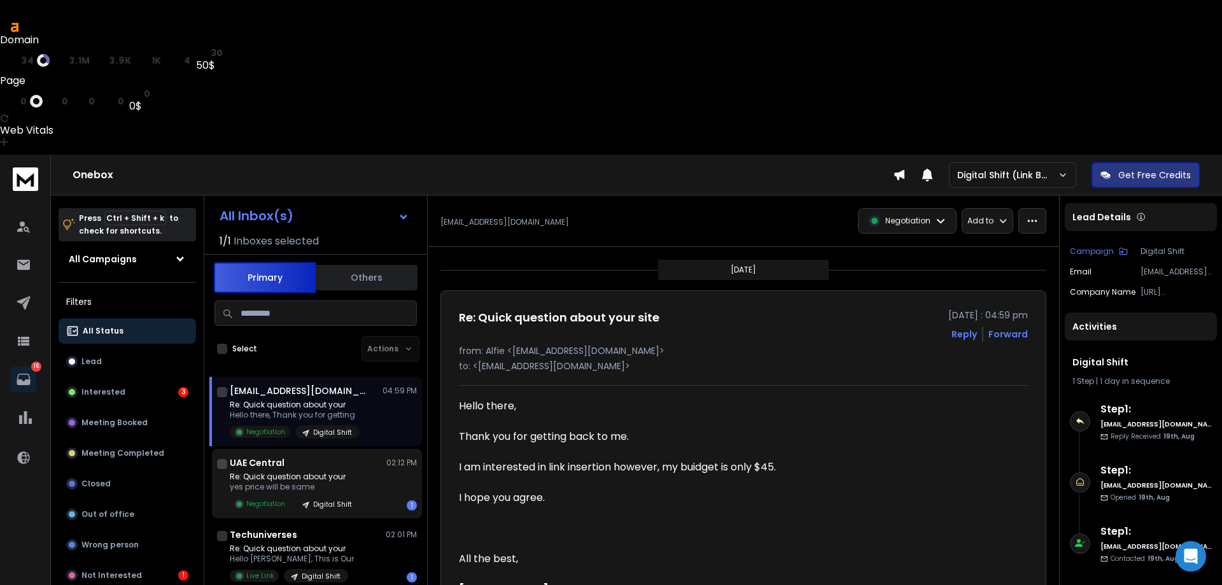
click at [316, 471] on p "Re: Quick question about your" at bounding box center [295, 476] width 130 height 10
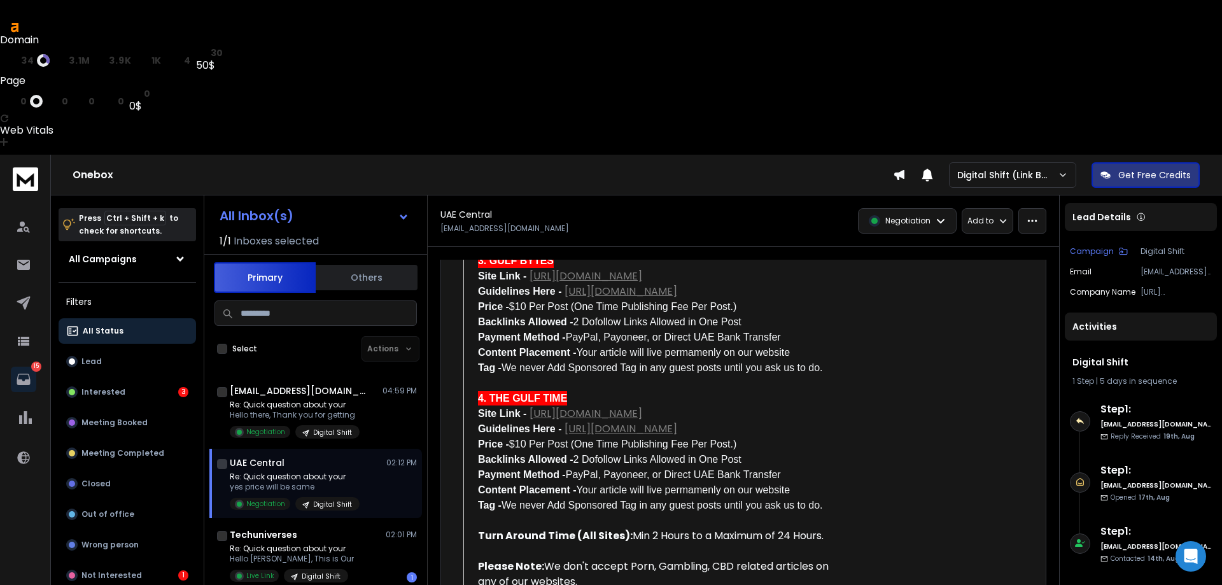
scroll to position [1018, 0]
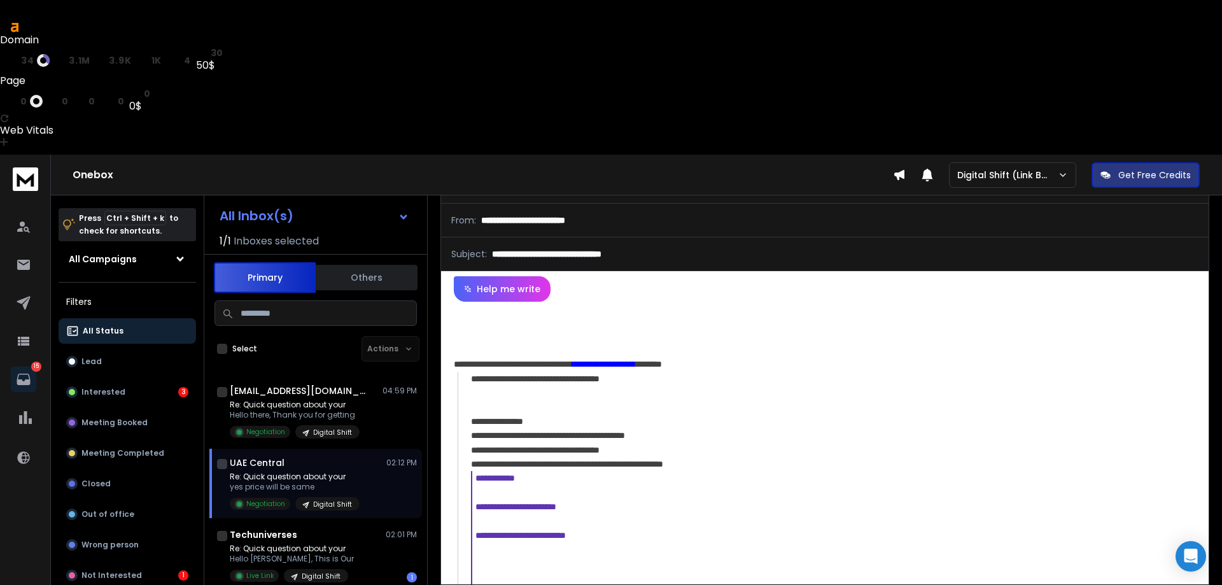
scroll to position [0, 0]
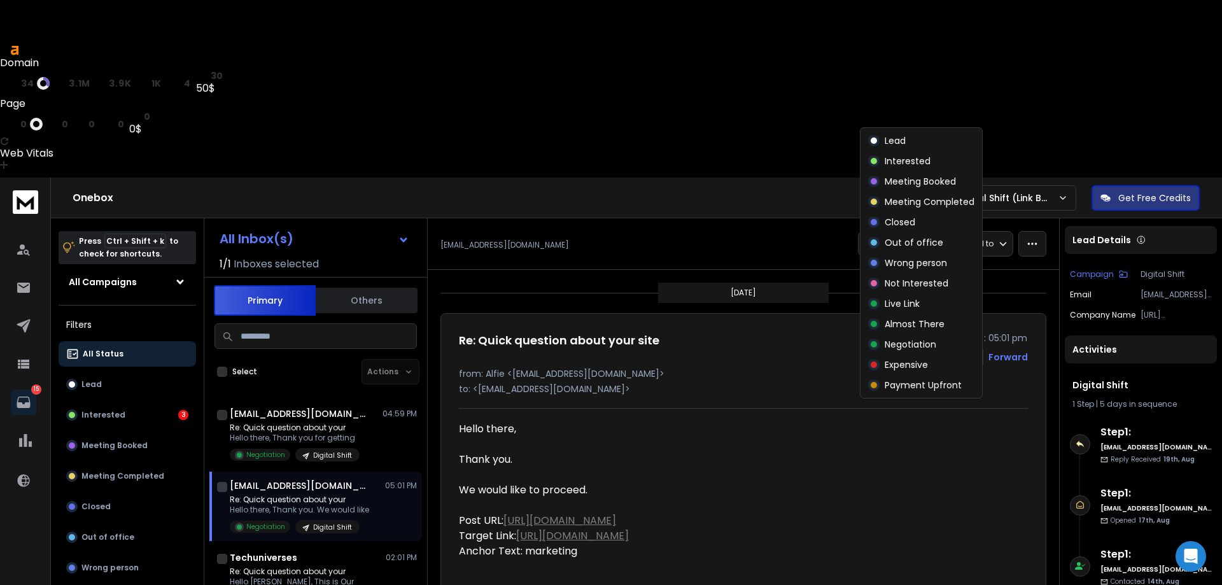
click at [920, 218] on div "admin@uaecentral.com Negotiation Add to Negotiation Add to" at bounding box center [743, 244] width 631 height 52
click at [898, 324] on p "Almost There" at bounding box center [914, 323] width 60 height 13
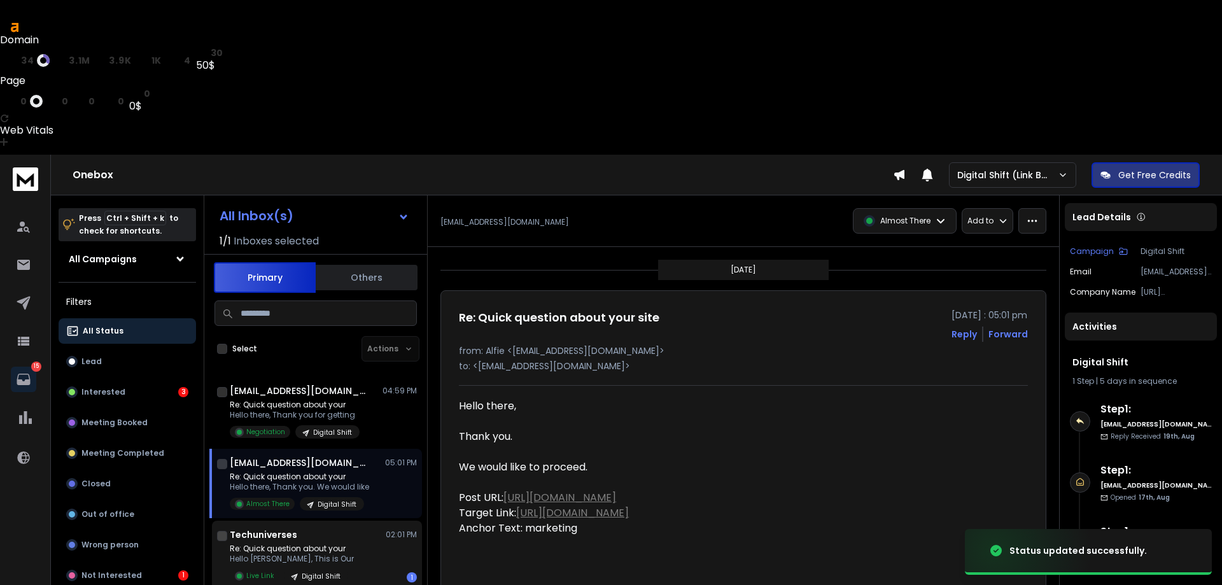
click at [367, 528] on div "Techuniverses 02:01 PM Re: Quick question about your Hello Alfie, This is Our L…" at bounding box center [323, 555] width 187 height 54
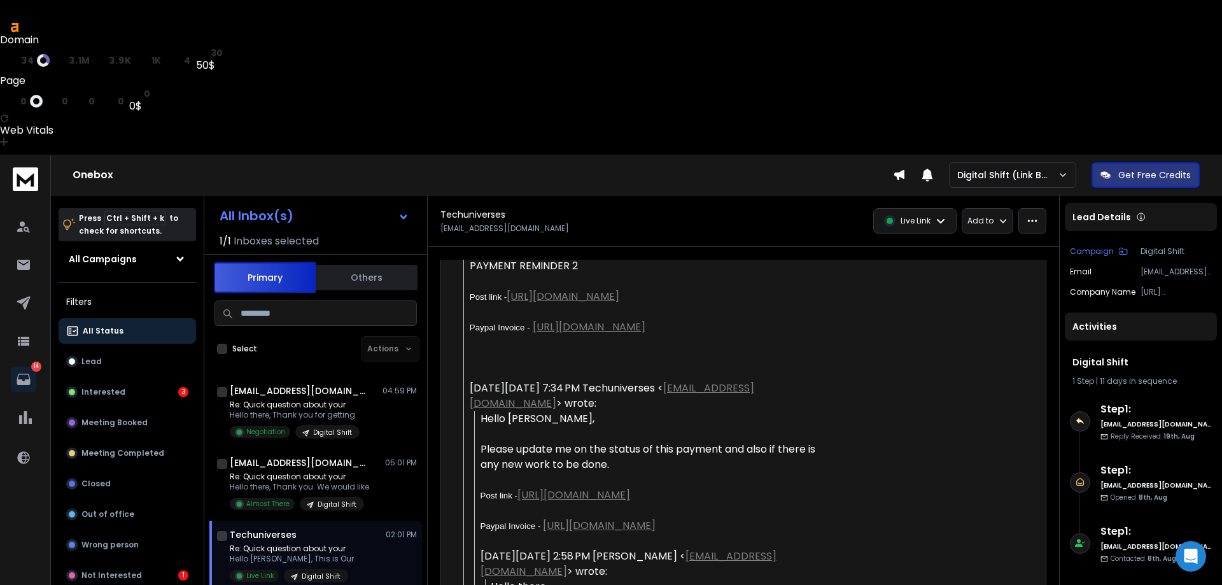
scroll to position [318, 0]
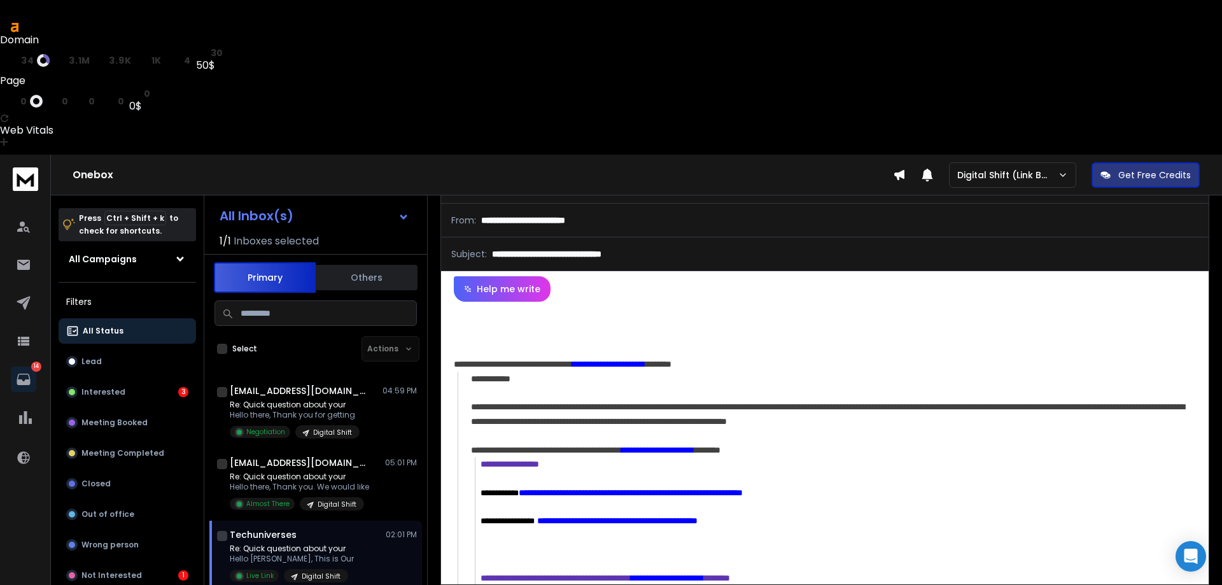
scroll to position [0, 0]
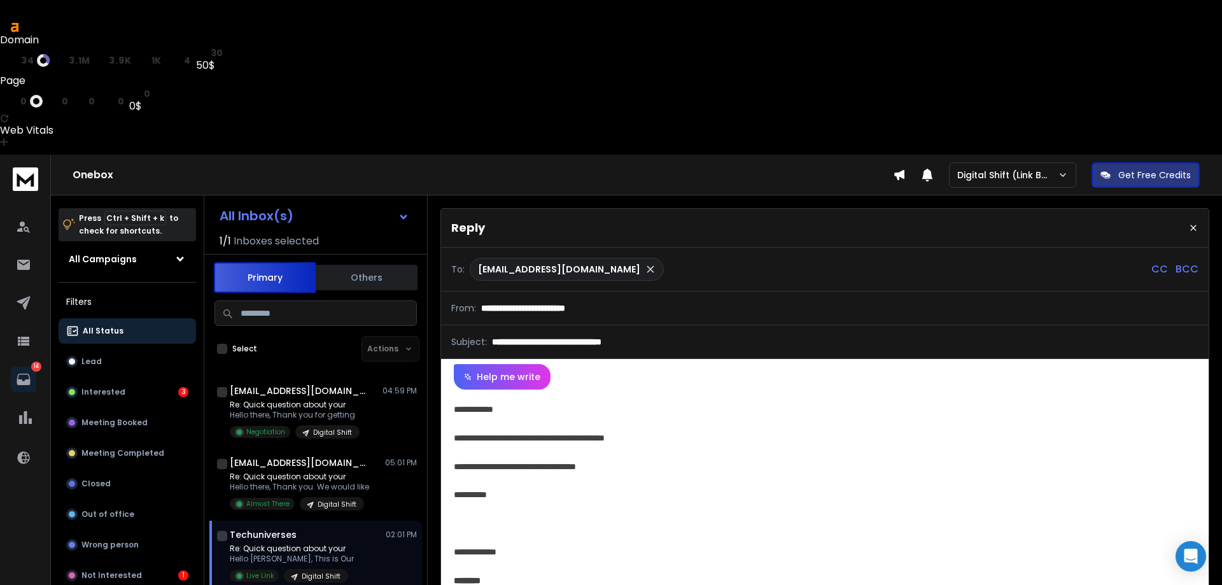
scroll to position [4, 0]
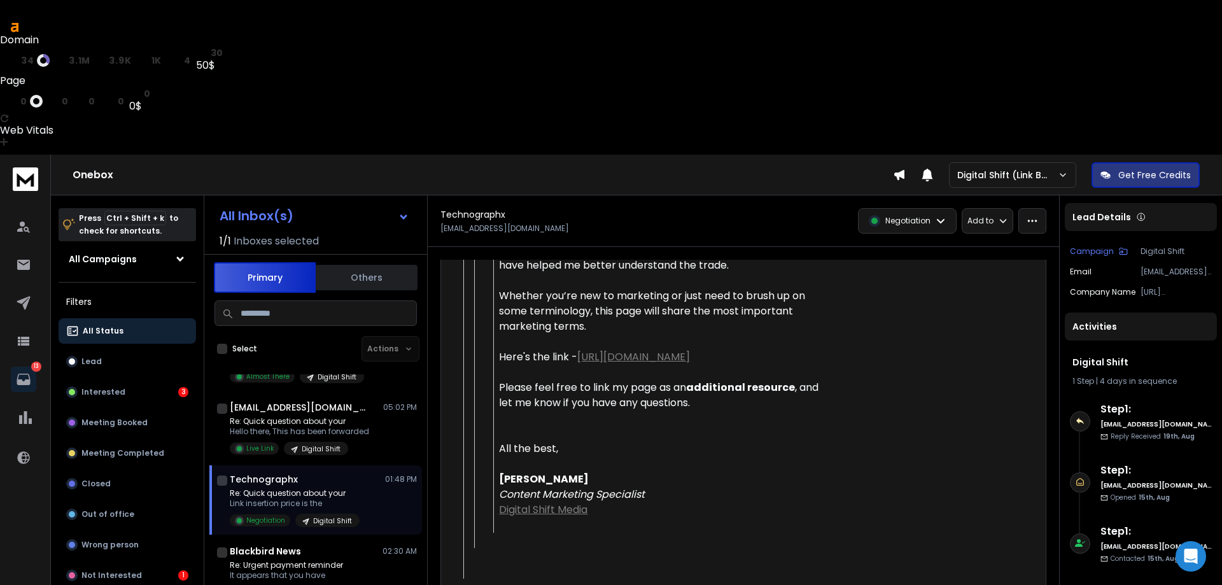
scroll to position [847, 0]
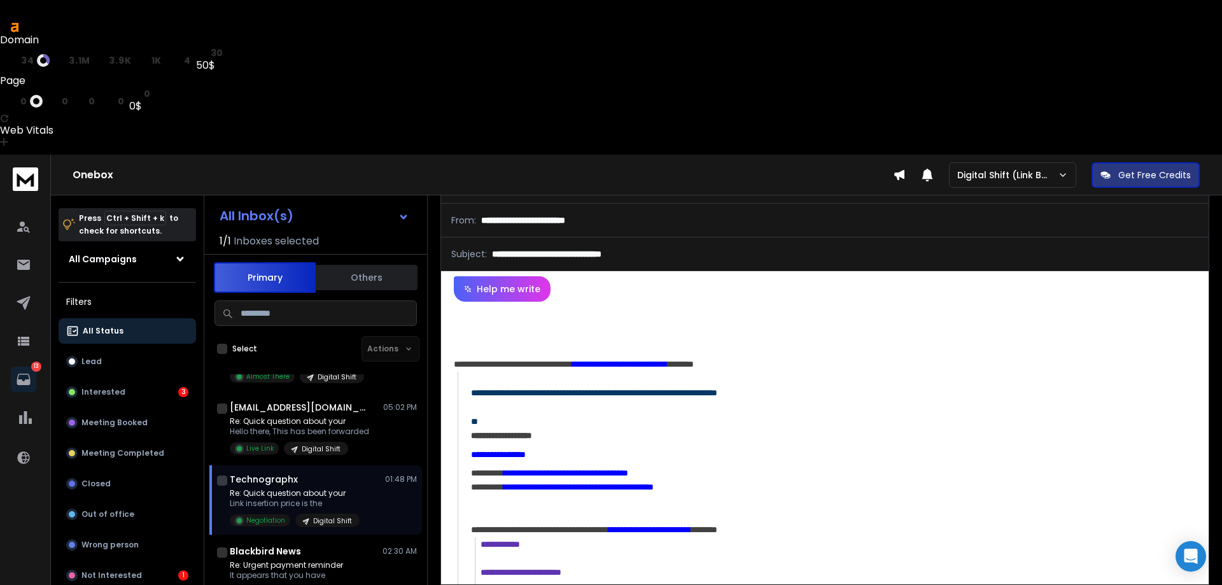
scroll to position [0, 0]
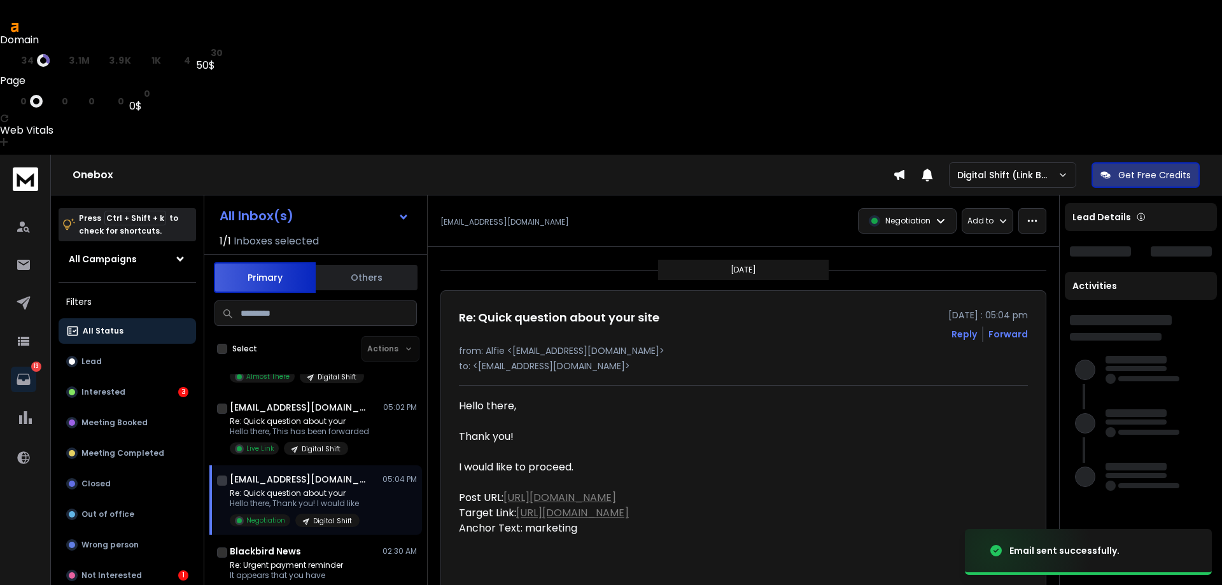
click at [898, 195] on div "technographxofficial@gmail.com Negotiation Add to Negotiation Add to" at bounding box center [743, 221] width 631 height 52
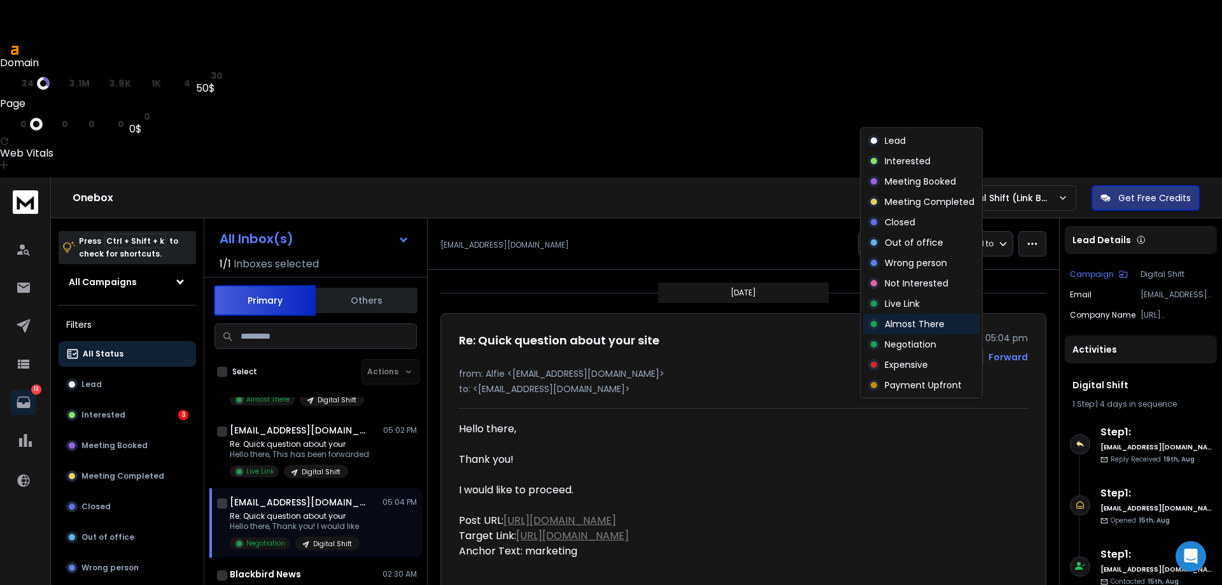
click at [912, 322] on p "Almost There" at bounding box center [914, 323] width 60 height 13
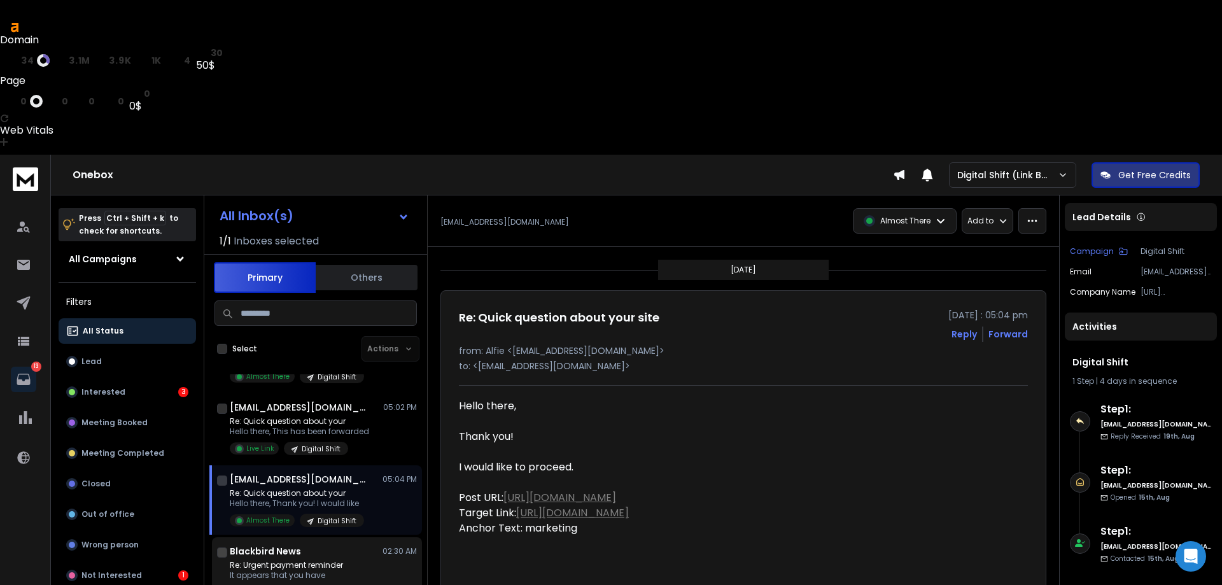
click at [330, 560] on p "Re: Urgent payment reminder" at bounding box center [289, 565] width 118 height 10
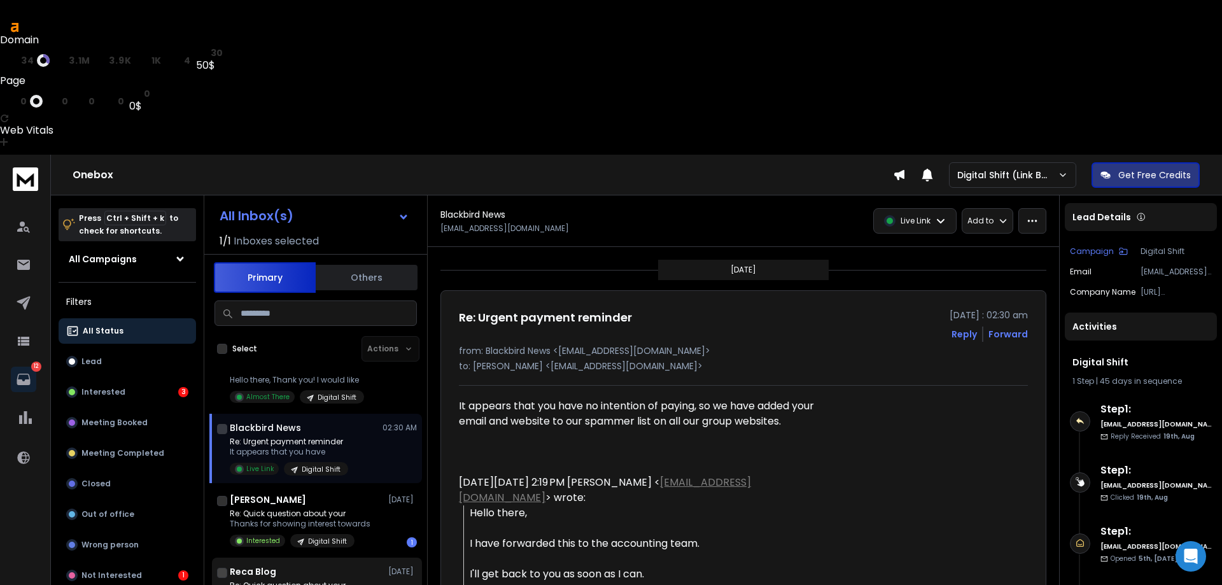
scroll to position [255, 0]
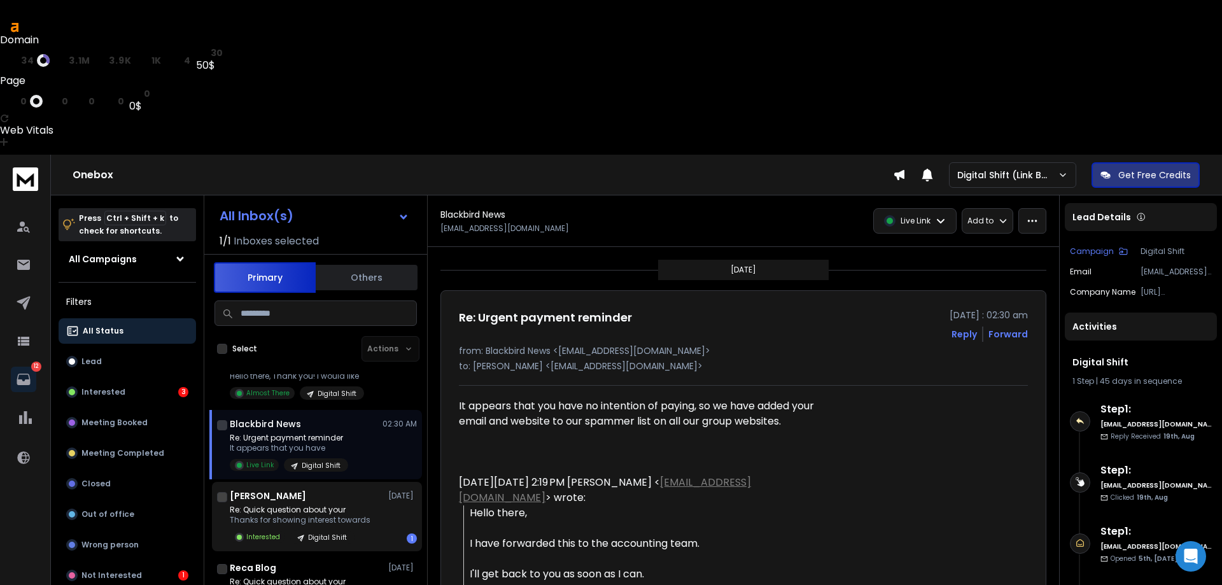
click at [300, 489] on h1 "Deepakkumar Rupnar" at bounding box center [268, 495] width 76 height 13
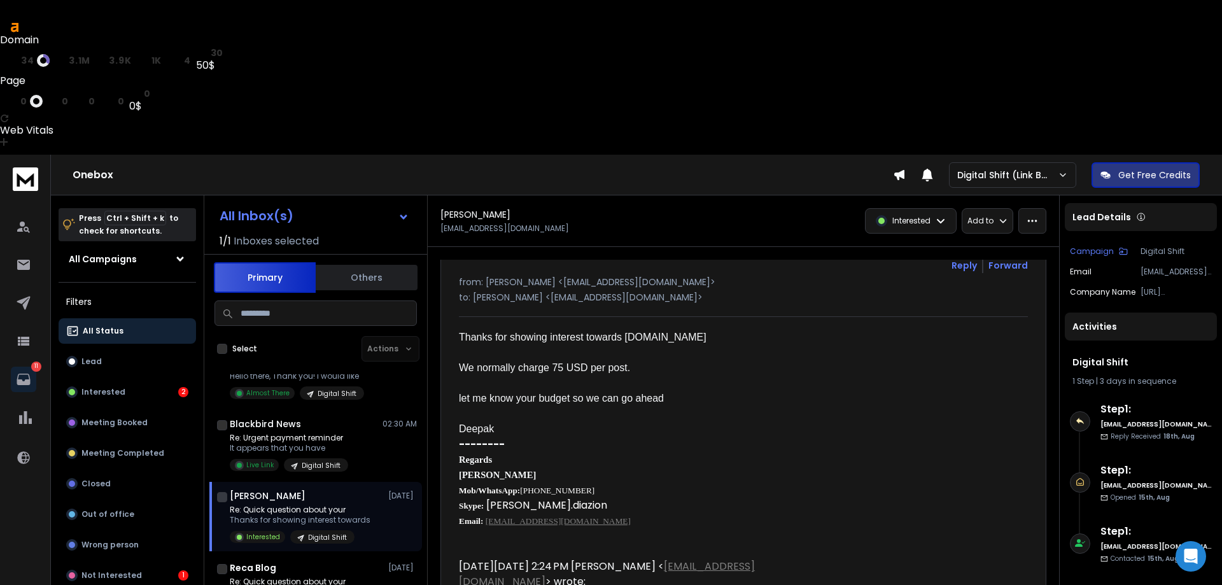
scroll to position [318, 0]
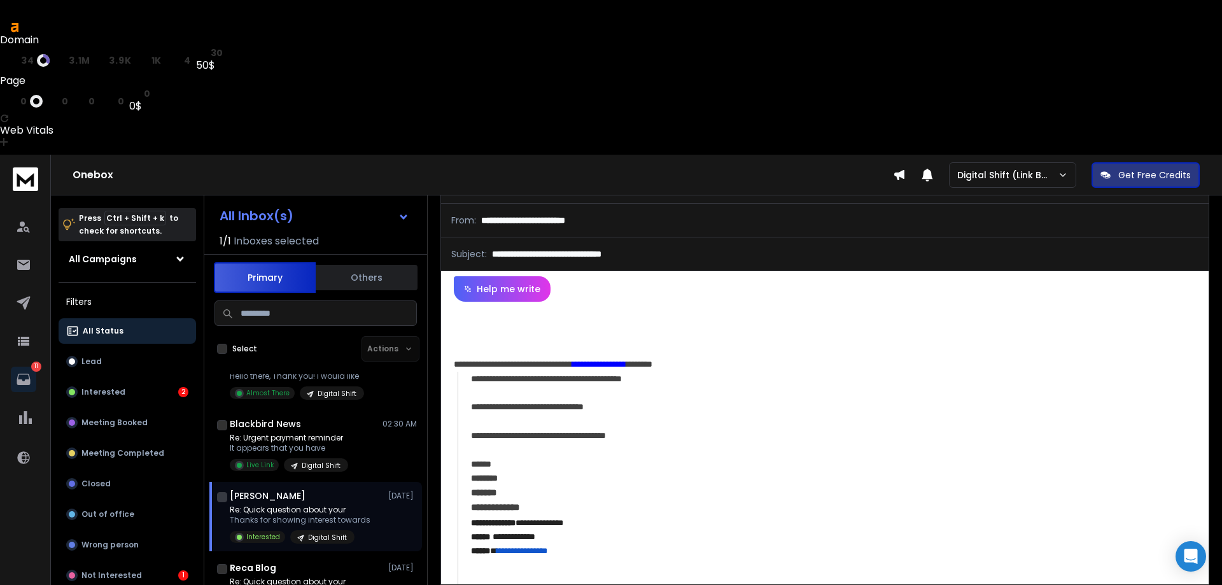
scroll to position [0, 0]
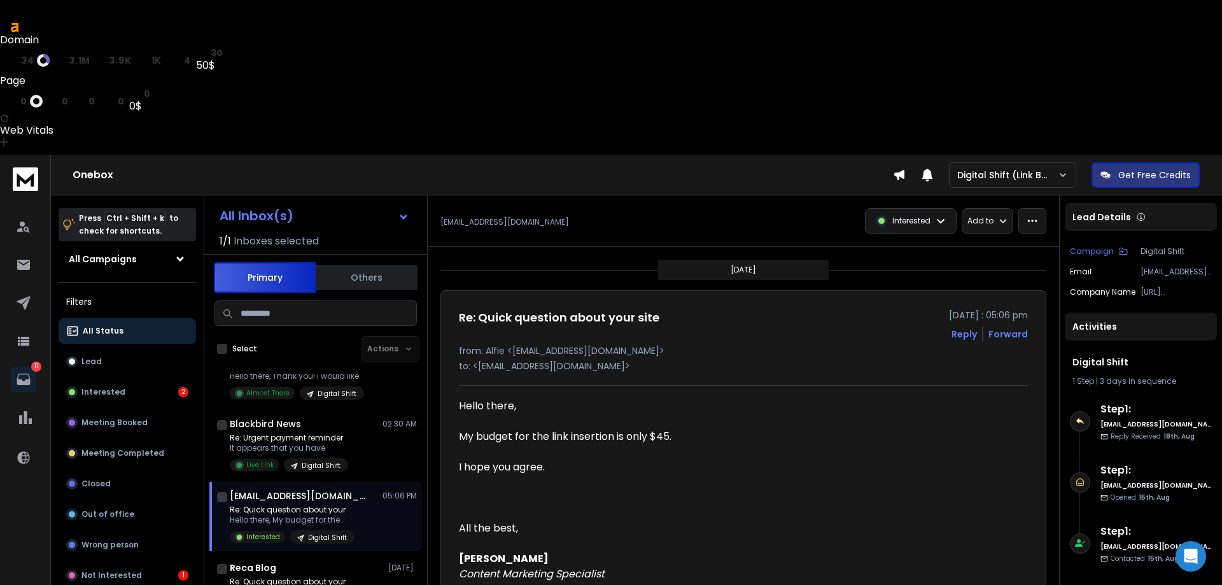
click at [914, 155] on div "Onebox Digital Shift (Link Building) Get Free Credits Press Ctrl + Shift + k to…" at bounding box center [611, 467] width 1222 height 625
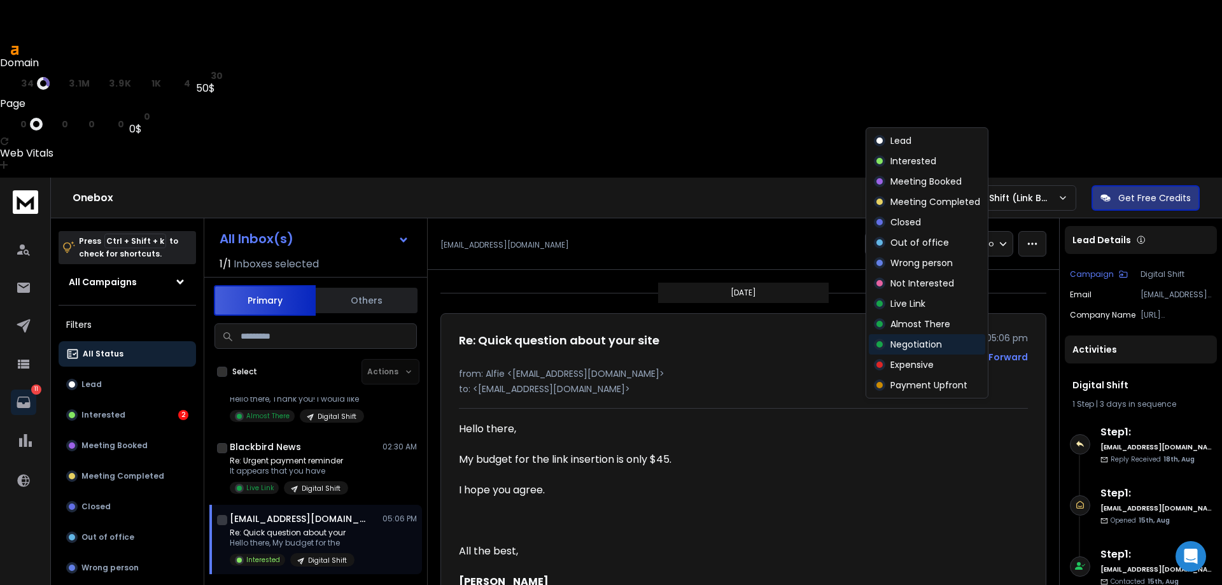
click at [894, 344] on p "Negotiation" at bounding box center [916, 344] width 52 height 13
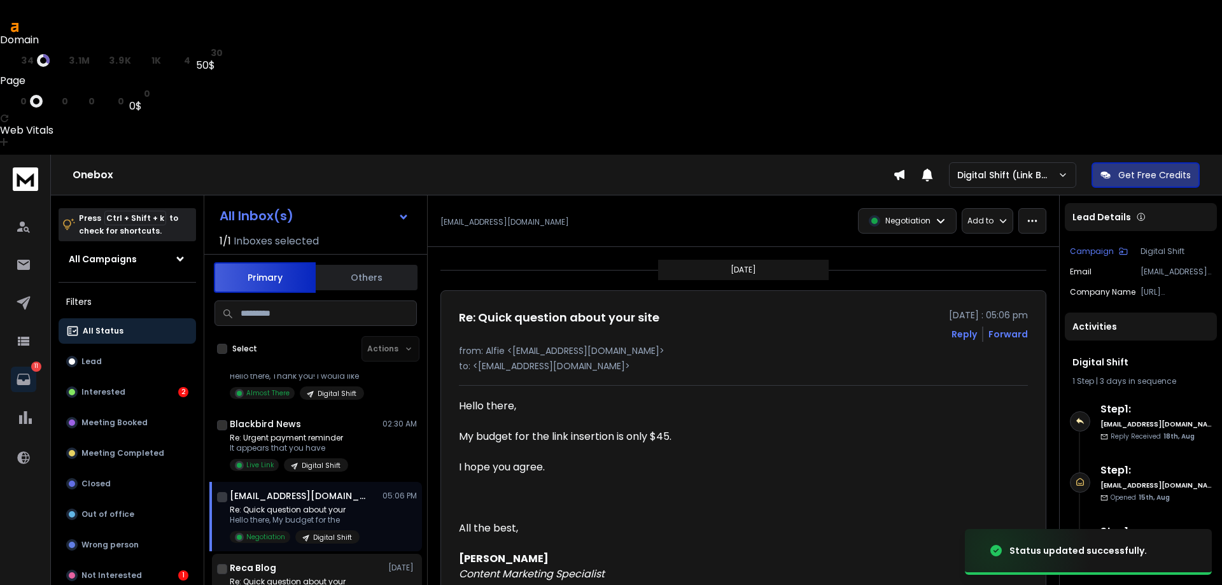
click at [336, 584] on p "Hi Alfie, Link inserted successfully." at bounding box center [306, 592] width 153 height 10
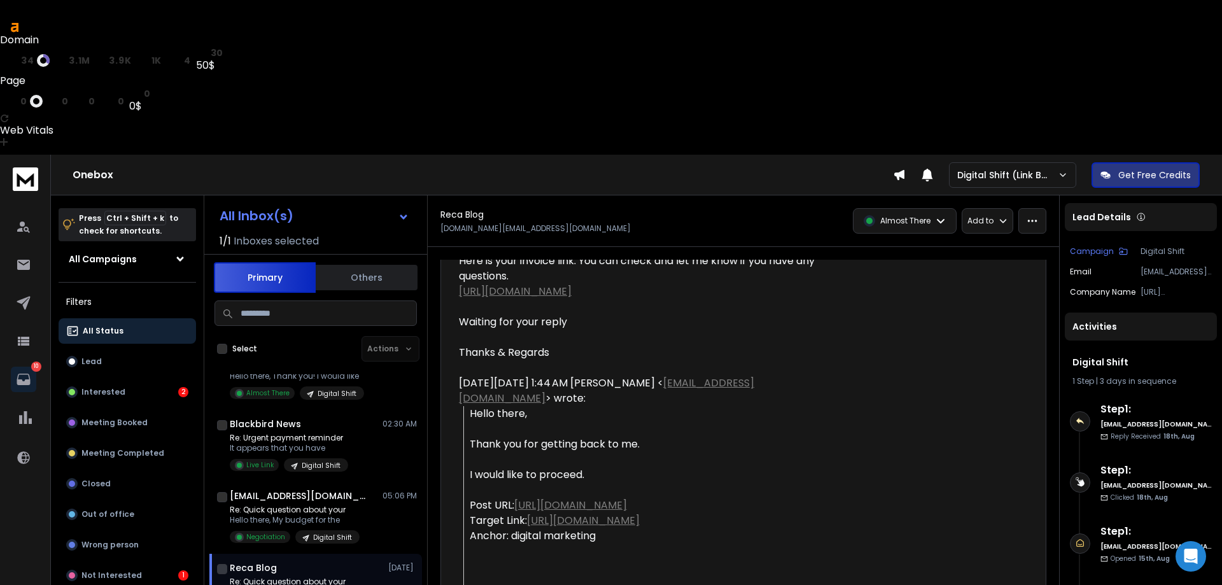
scroll to position [191, 0]
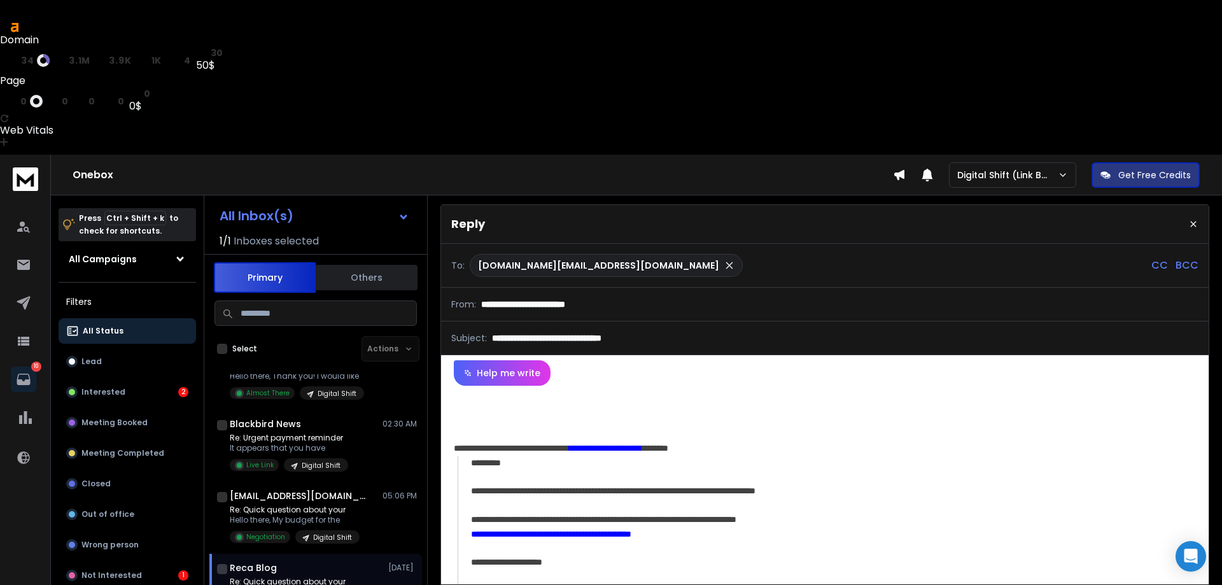
scroll to position [0, 0]
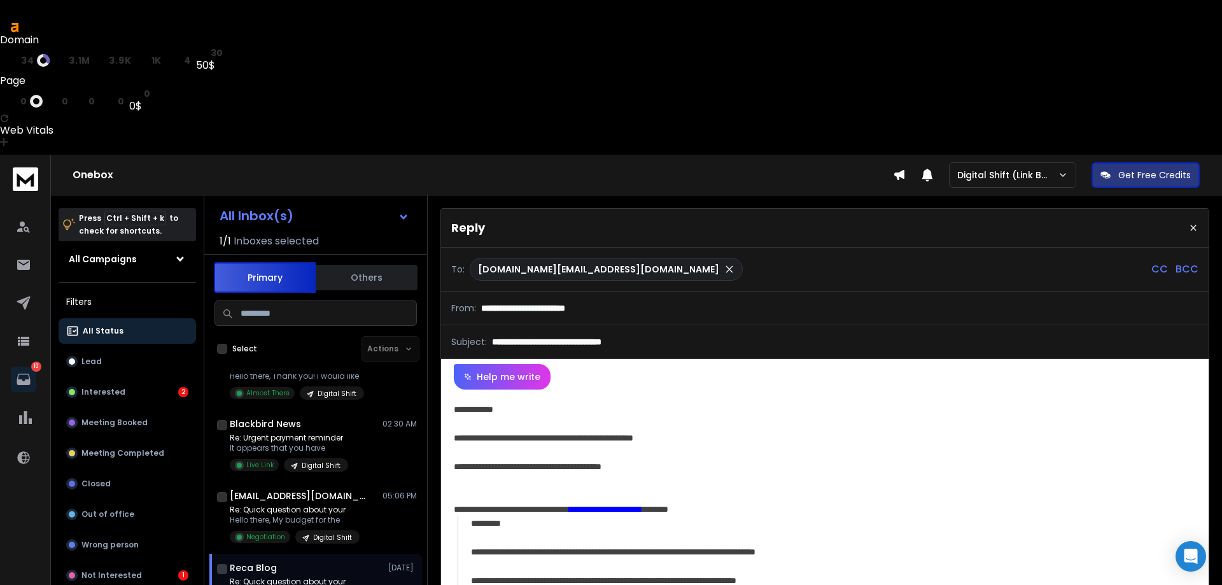
click at [457, 431] on div "**********" at bounding box center [818, 438] width 729 height 14
click at [654, 459] on div "**********" at bounding box center [818, 466] width 729 height 14
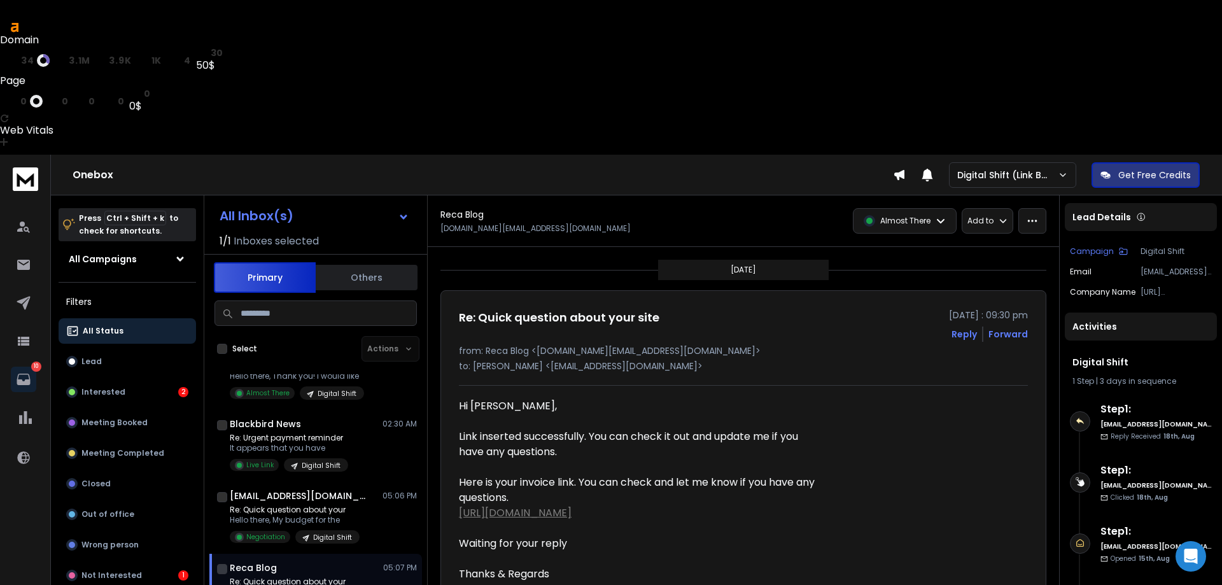
click at [905, 195] on div "Reca Blog Reca Blog reccablog.com@gmail.com Almost There Add to Almost There Ad…" at bounding box center [743, 221] width 631 height 52
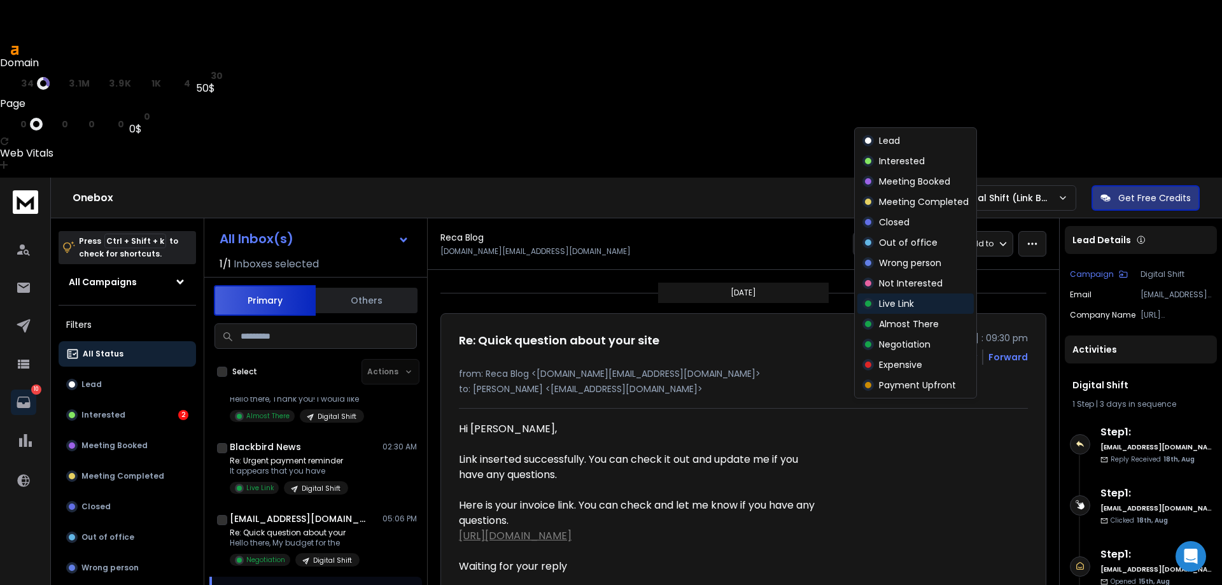
click at [893, 303] on p "Live Link" at bounding box center [896, 303] width 35 height 13
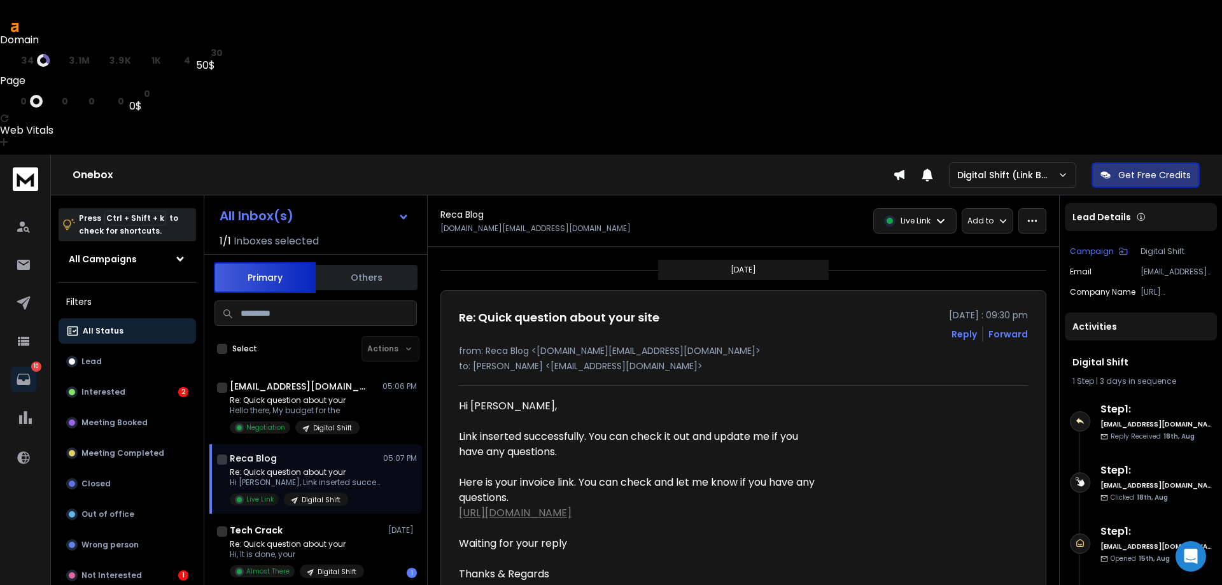
scroll to position [382, 0]
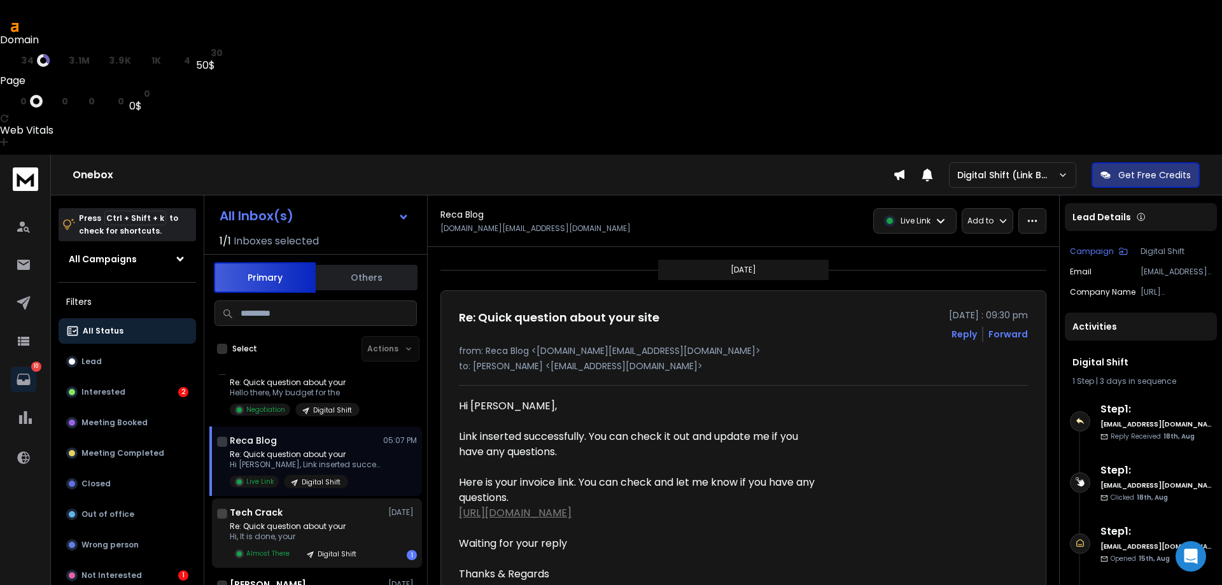
click at [330, 521] on p "Re: Quick question about your" at bounding box center [297, 526] width 134 height 10
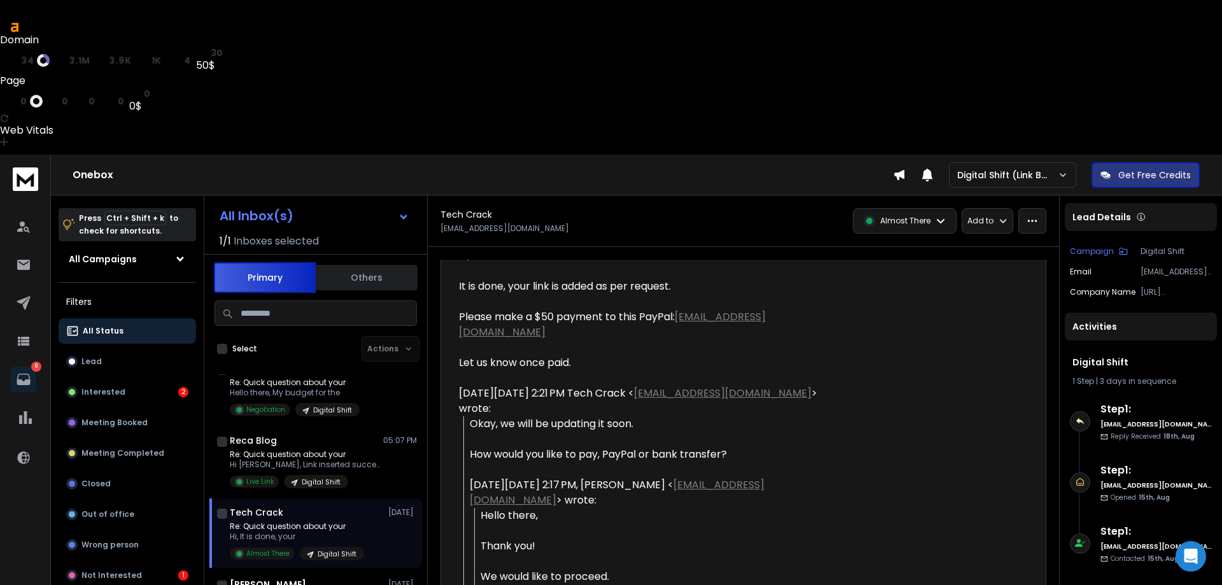
scroll to position [0, 0]
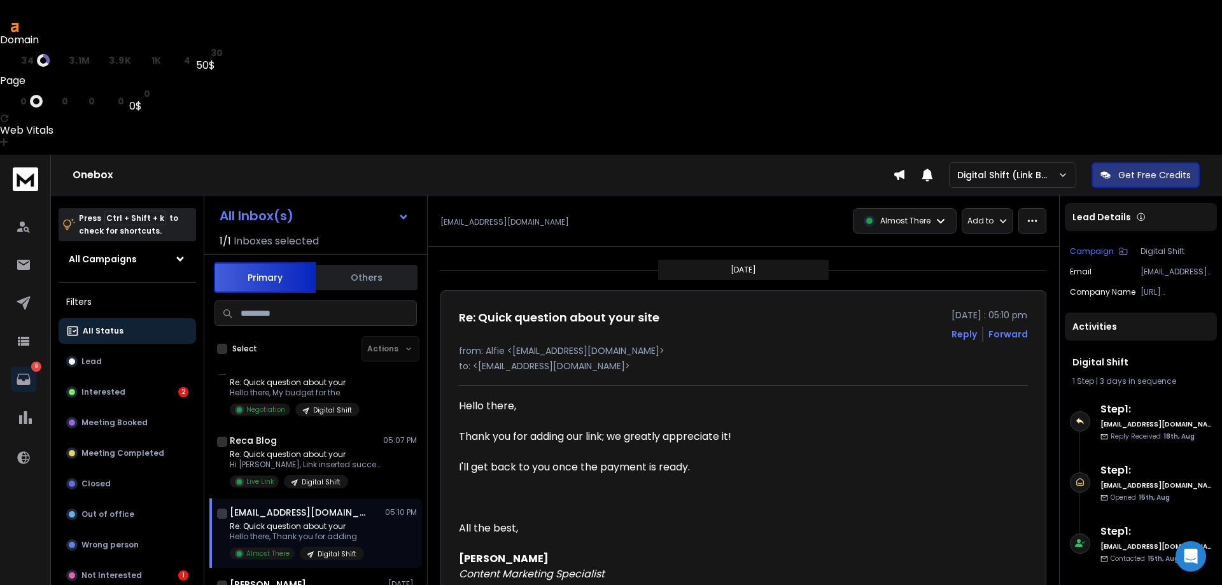
click at [895, 195] on div "techcrackblog@gmail.com Almost There Add to Almost There Add to" at bounding box center [743, 221] width 631 height 52
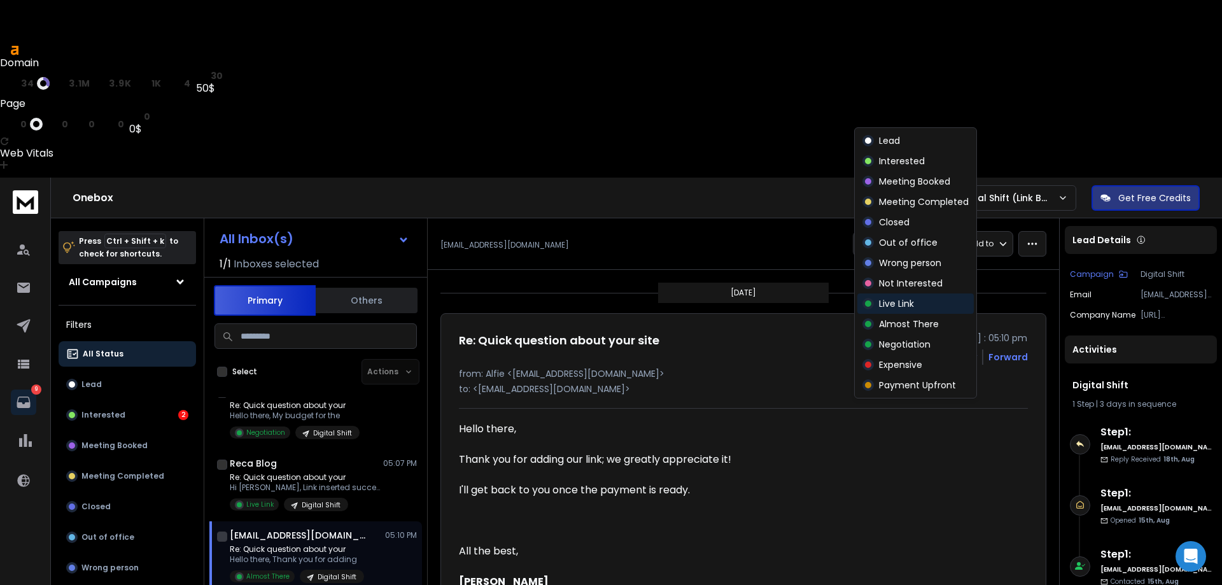
click at [902, 300] on p "Live Link" at bounding box center [896, 303] width 35 height 13
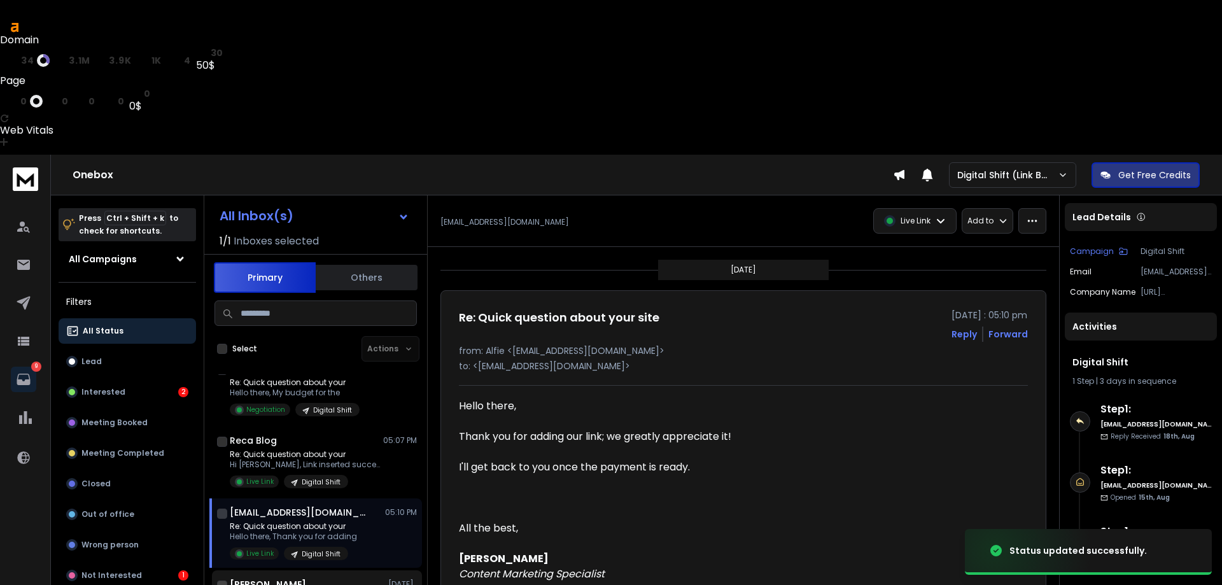
scroll to position [445, 0]
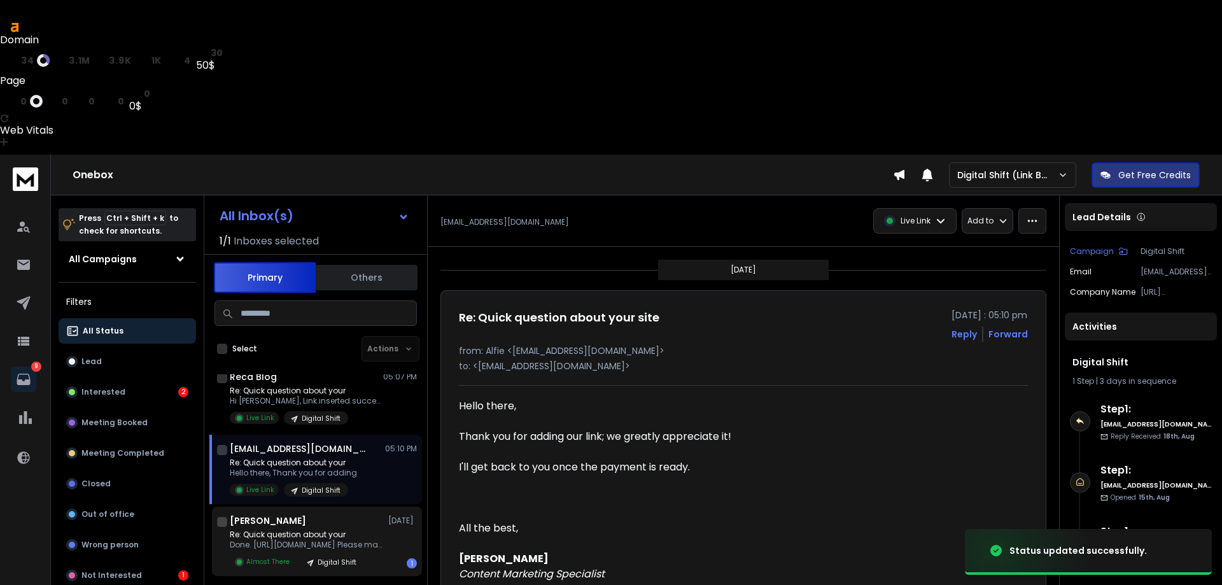
click at [323, 540] on p "Done. https://editorialmash.com/the-great-door-knocking-debate-is-it-an-effecti…" at bounding box center [306, 545] width 153 height 10
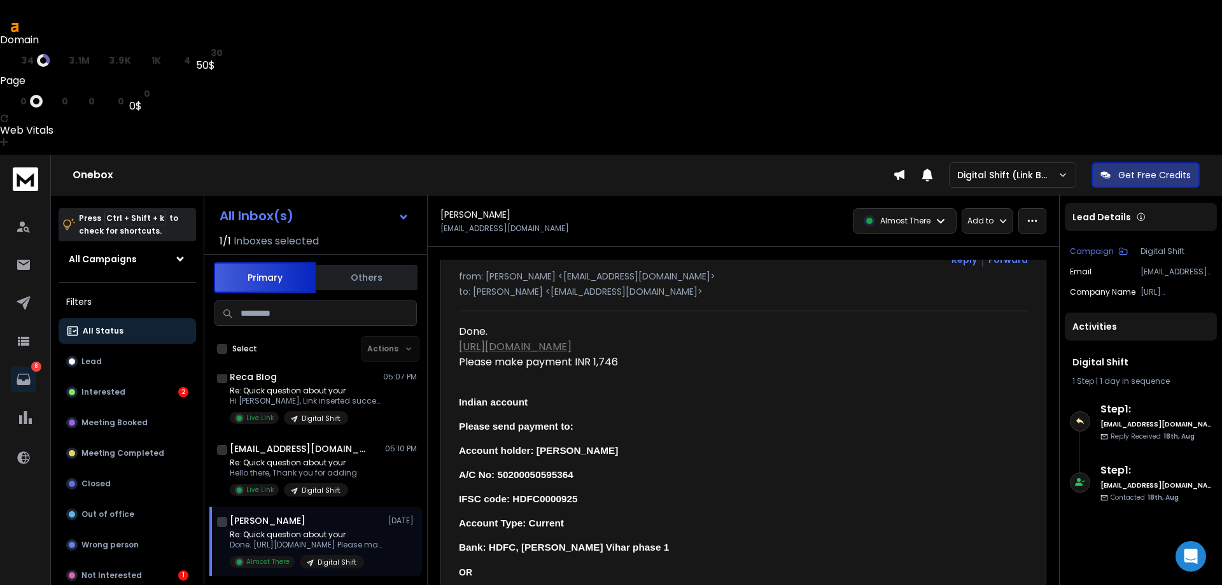
scroll to position [127, 0]
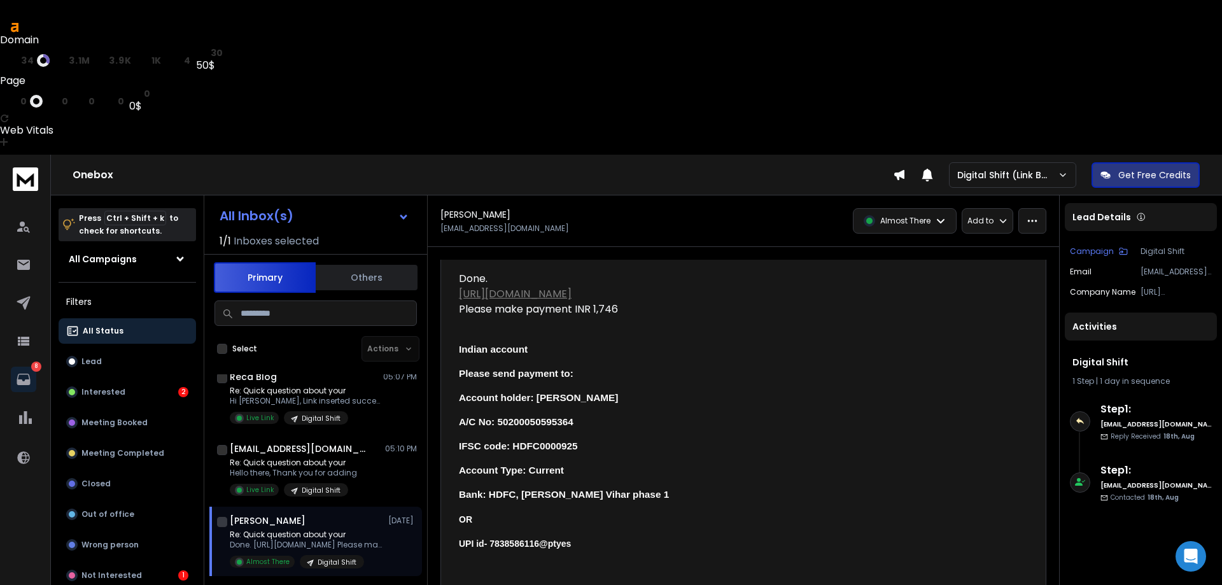
click at [912, 195] on div "Bradley Samuelson Bradley Samuelson geniusupdates1@gmail.com Almost There Add t…" at bounding box center [743, 221] width 631 height 52
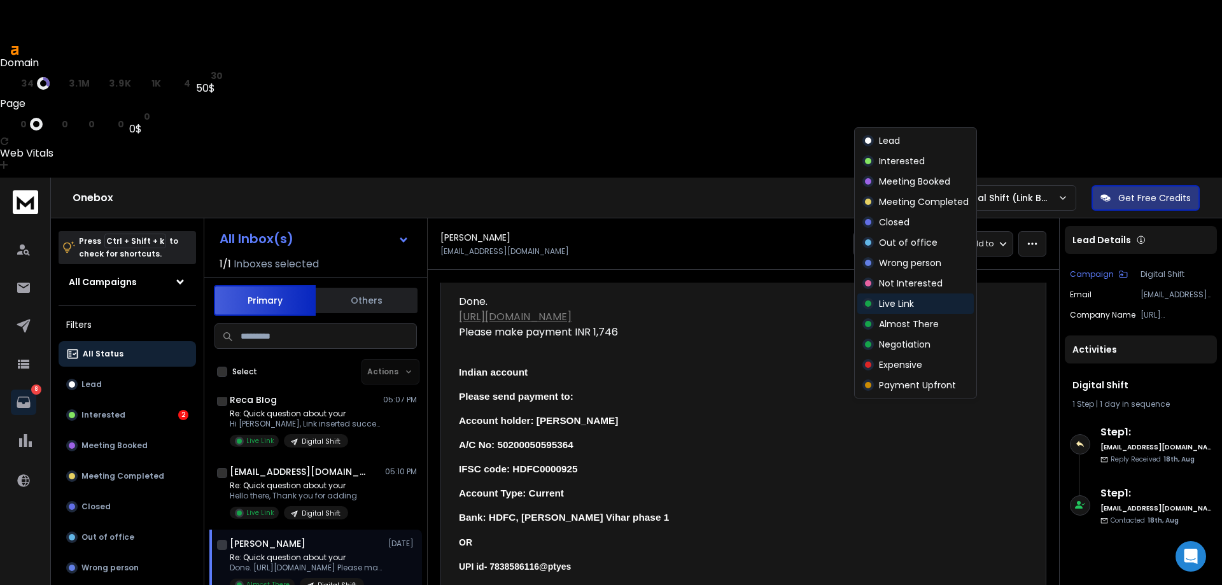
click at [916, 298] on div "Live Link" at bounding box center [915, 303] width 116 height 20
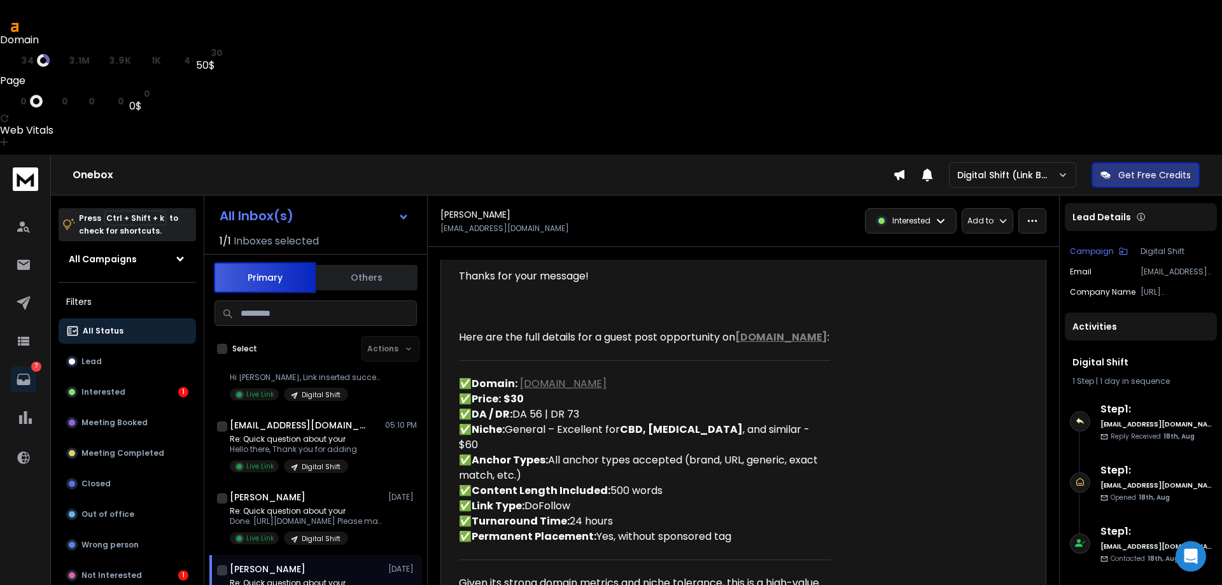
scroll to position [509, 0]
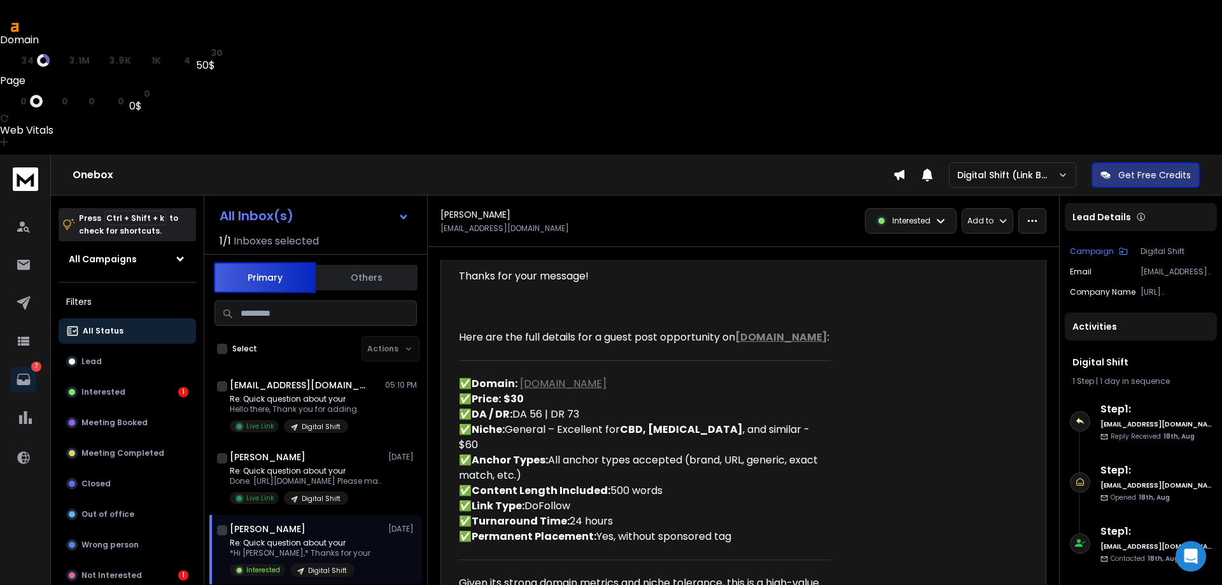
click at [344, 538] on p "Re: Quick question about your" at bounding box center [300, 543] width 141 height 10
click at [279, 522] on div "Milica Stefanović 18 Aug Re: Quick question about your *Hi Alfie,* Thanks for y…" at bounding box center [323, 549] width 187 height 54
click at [302, 538] on p "Re: Quick question about your" at bounding box center [300, 543] width 141 height 10
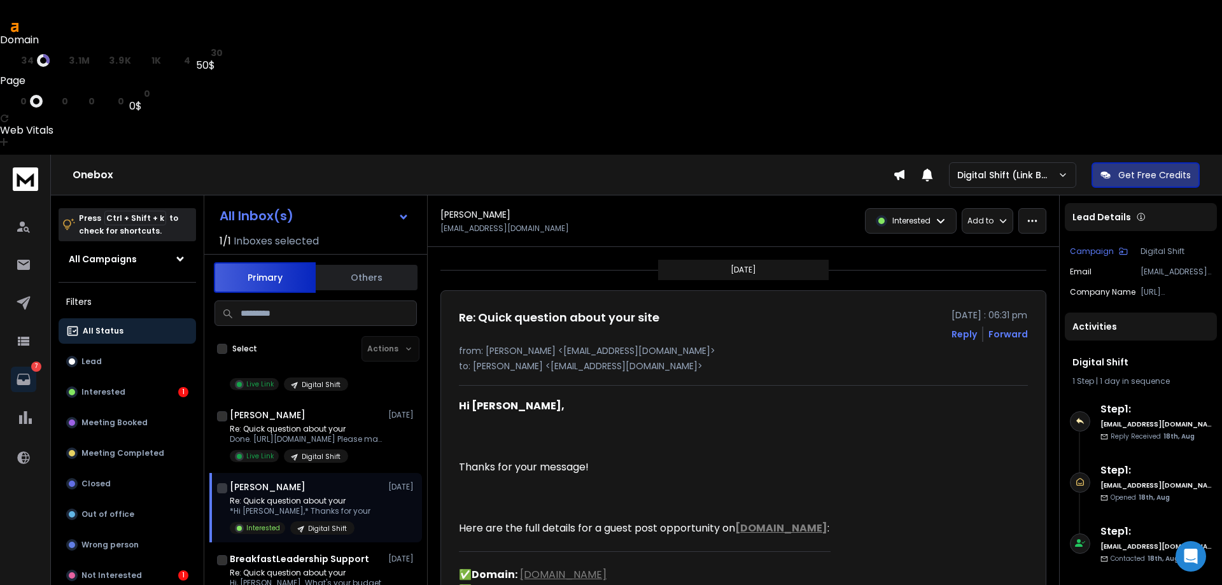
scroll to position [573, 0]
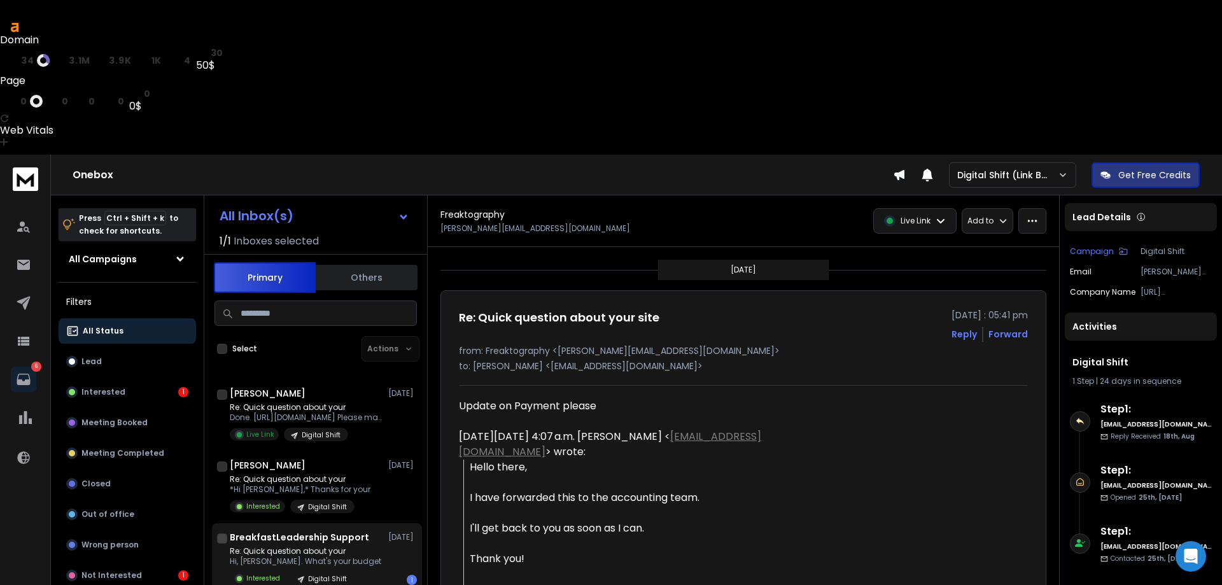
click at [347, 531] on div "BreakfastLeadership Support 18 Aug Re: Quick question about your Hi, Alfie. Wha…" at bounding box center [323, 558] width 187 height 54
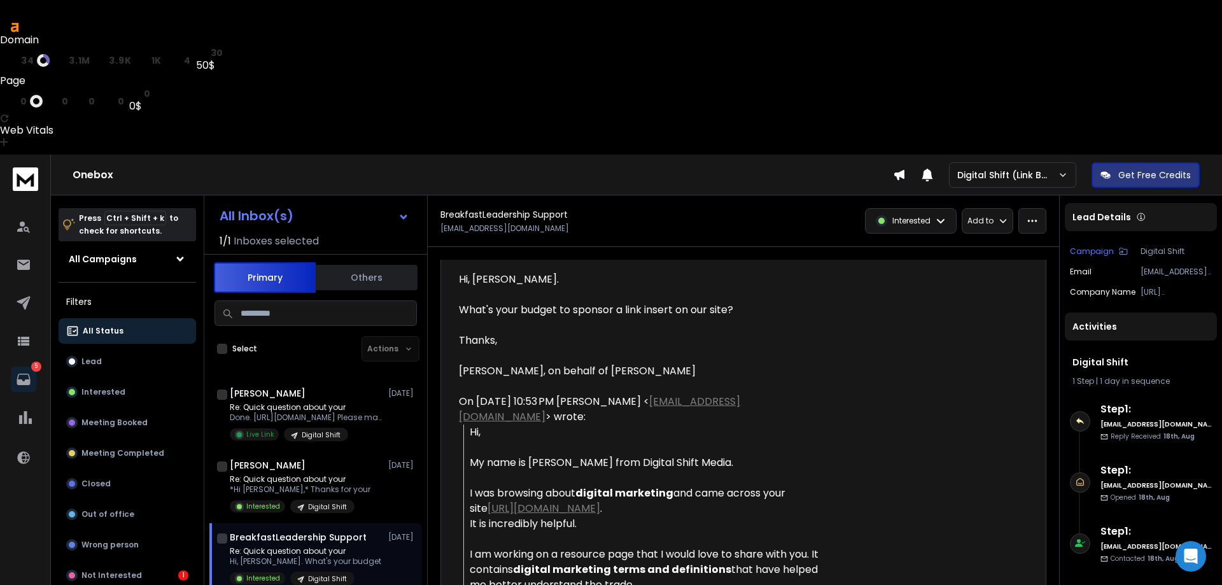
scroll to position [191, 0]
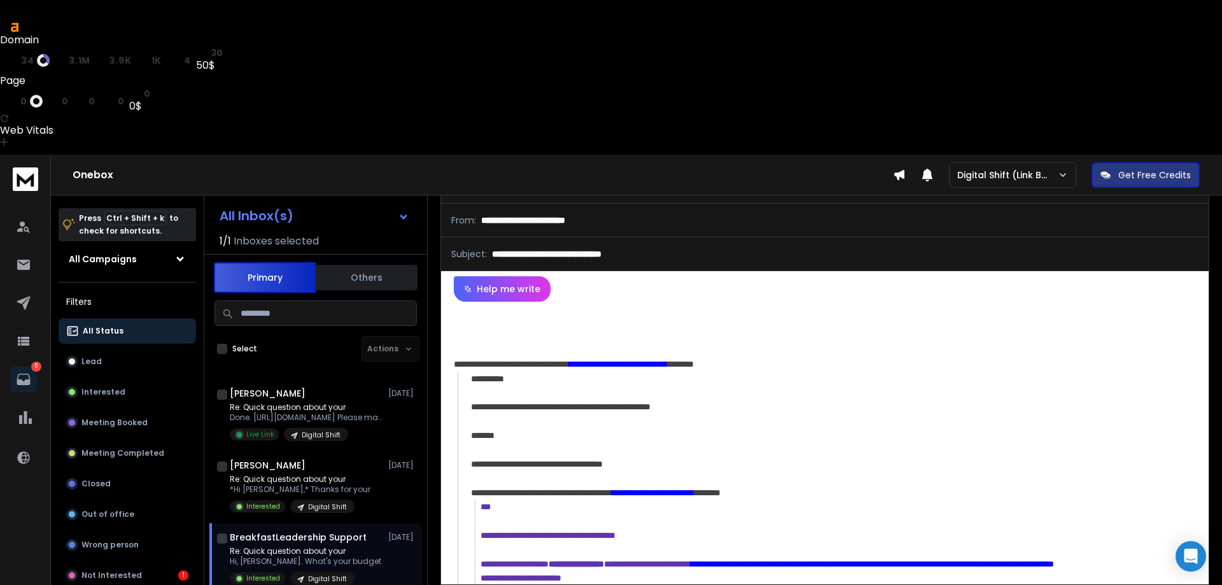
scroll to position [0, 0]
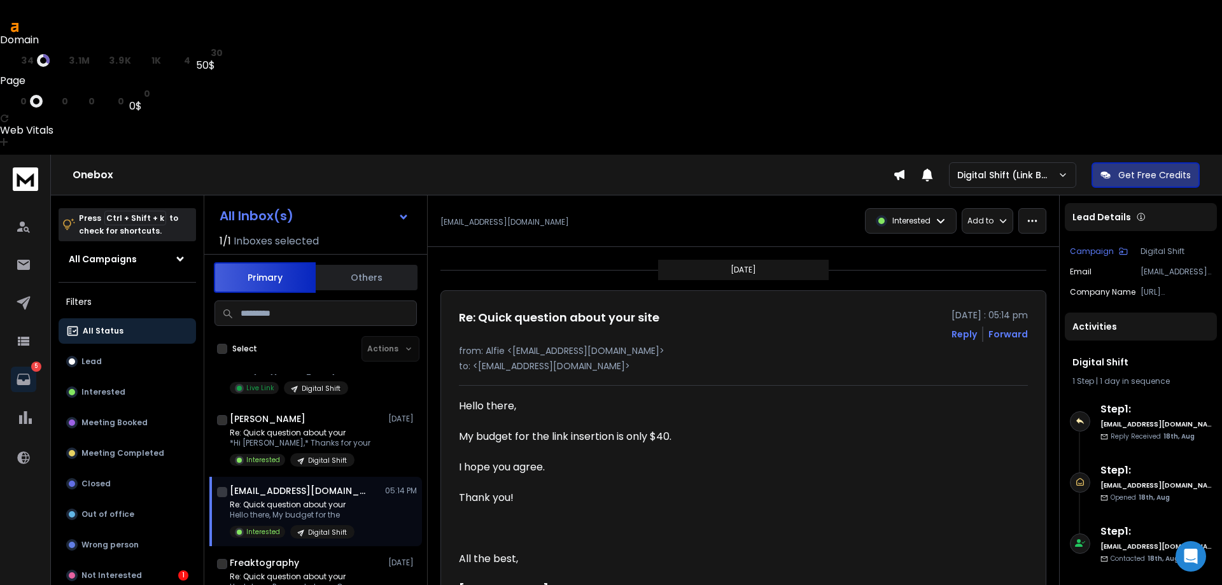
scroll to position [700, 0]
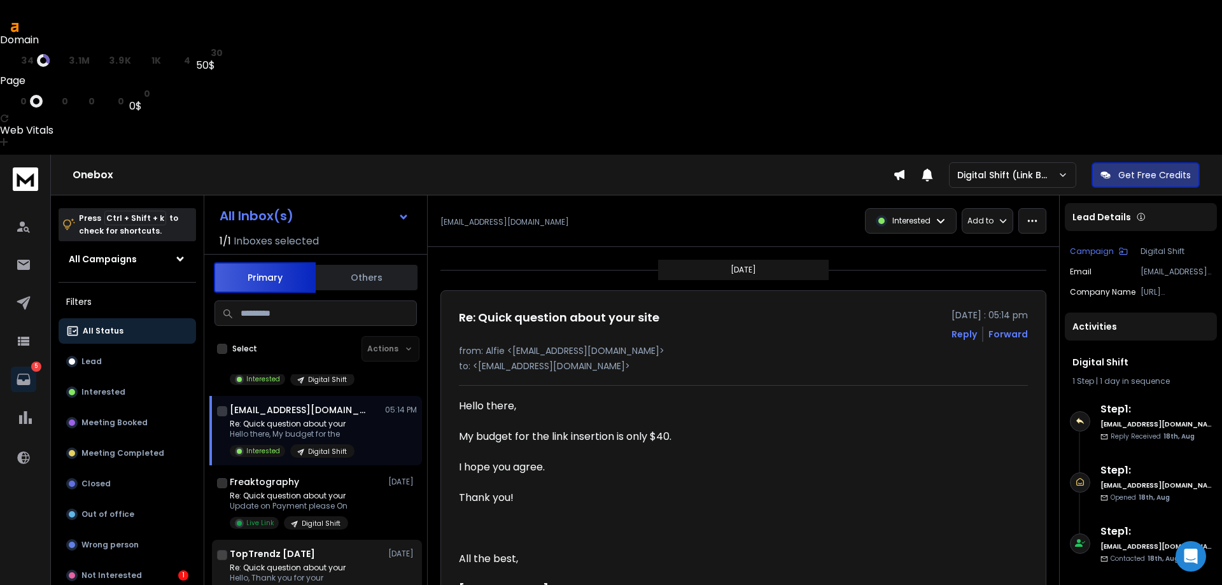
click at [346, 562] on p "Re: Quick question about your" at bounding box center [297, 567] width 134 height 10
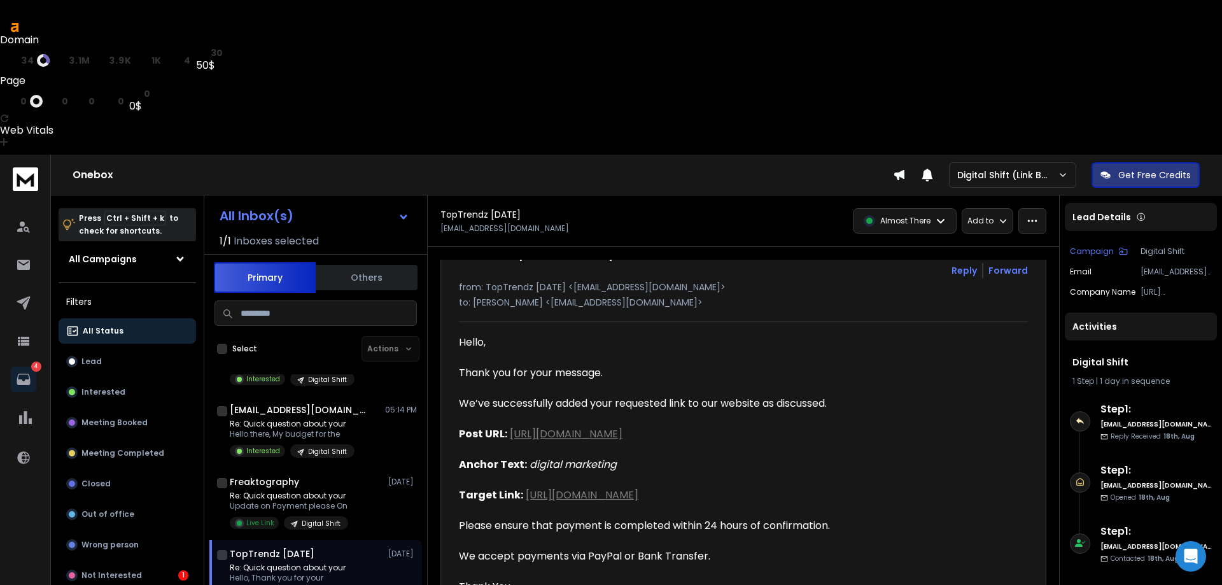
scroll to position [191, 0]
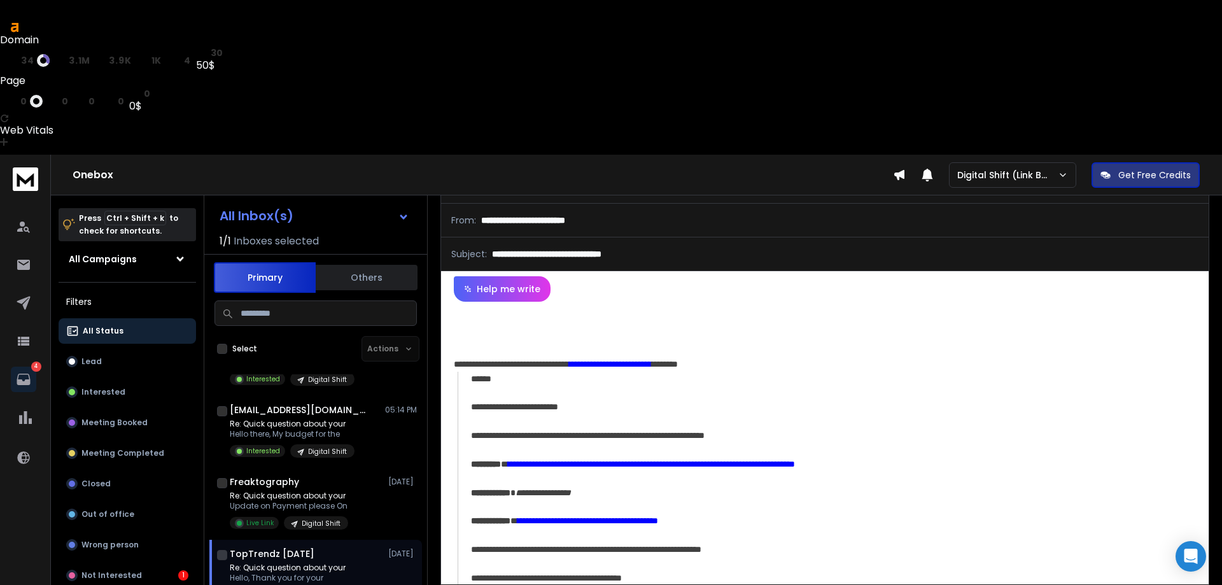
scroll to position [0, 0]
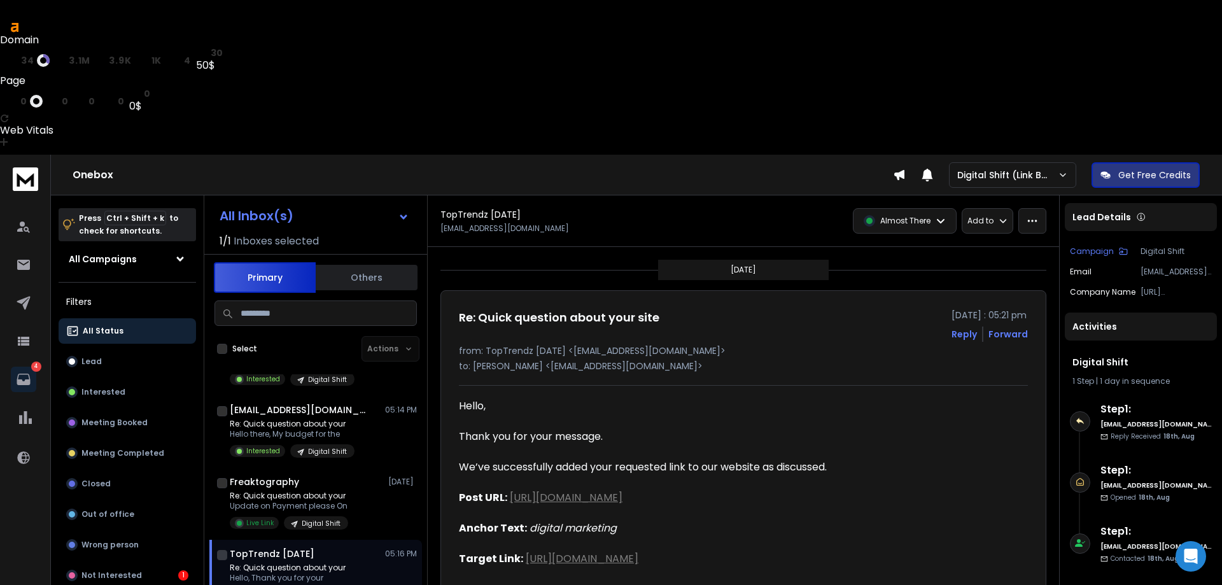
click at [908, 195] on div "TopTrendz Today TopTrendz Today social.toptrendz@gmail.com Almost There Add to …" at bounding box center [743, 221] width 631 height 52
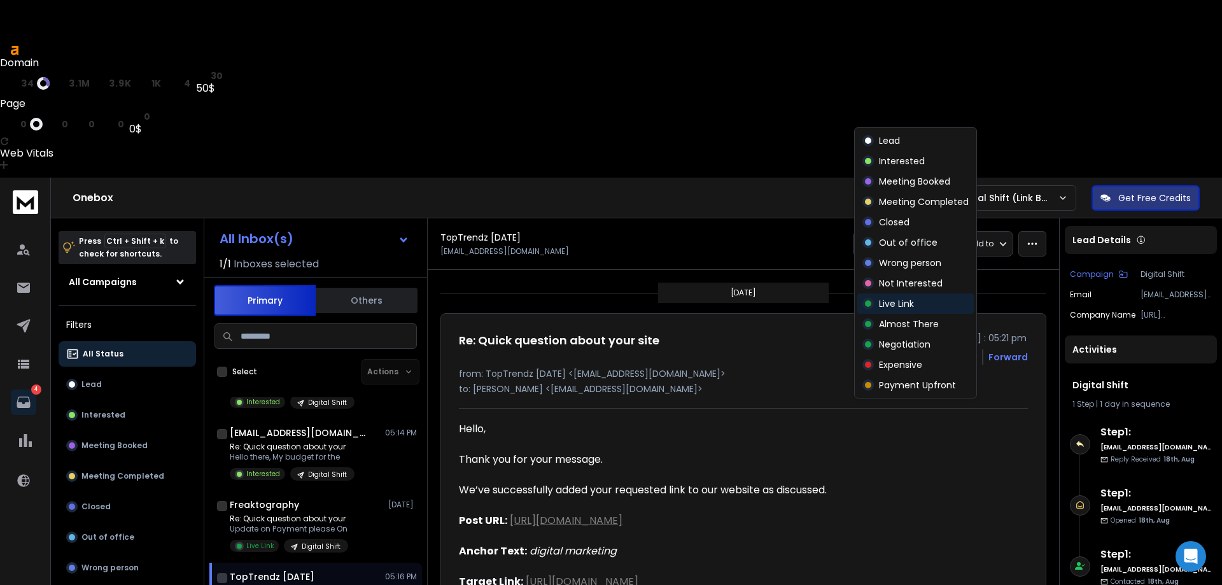
click at [889, 308] on p "Live Link" at bounding box center [896, 303] width 35 height 13
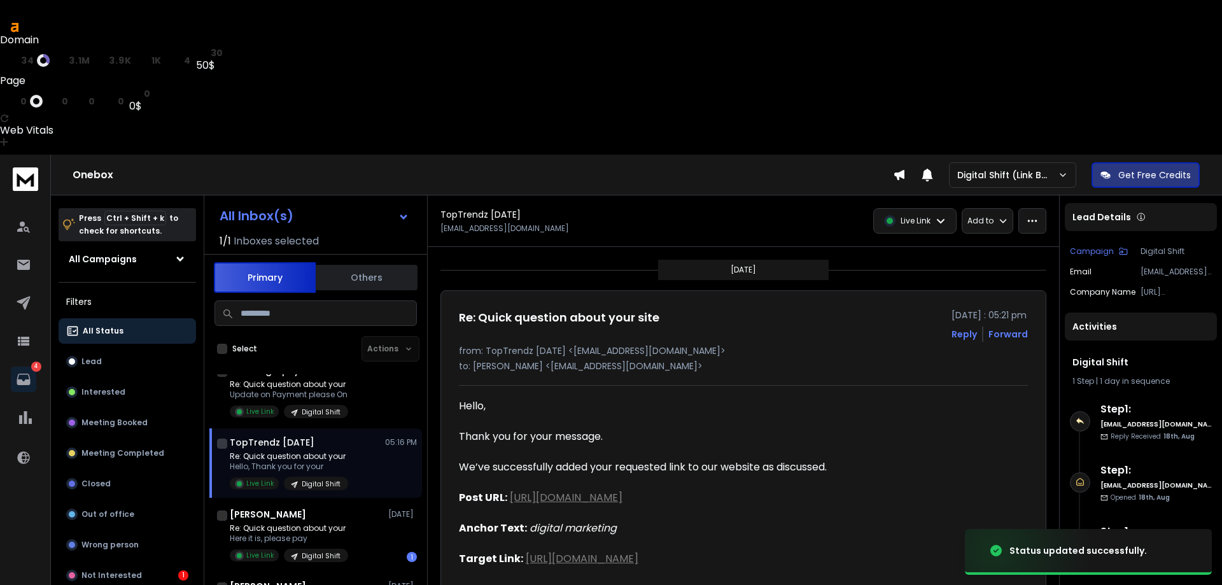
scroll to position [827, 0]
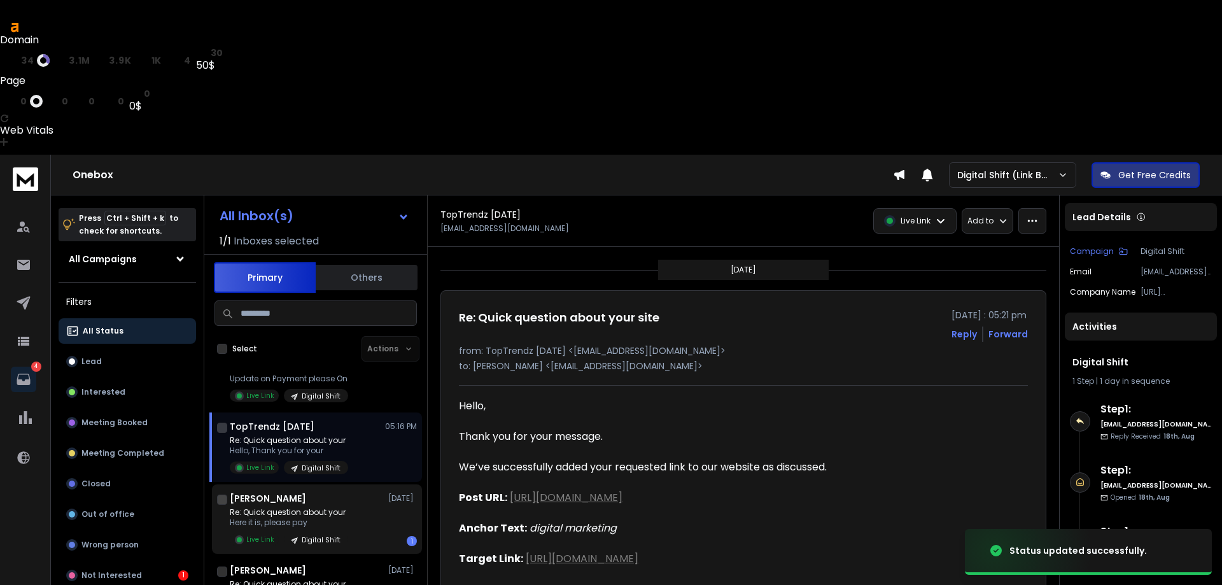
click at [292, 507] on p "Re: Quick question about your" at bounding box center [289, 512] width 118 height 10
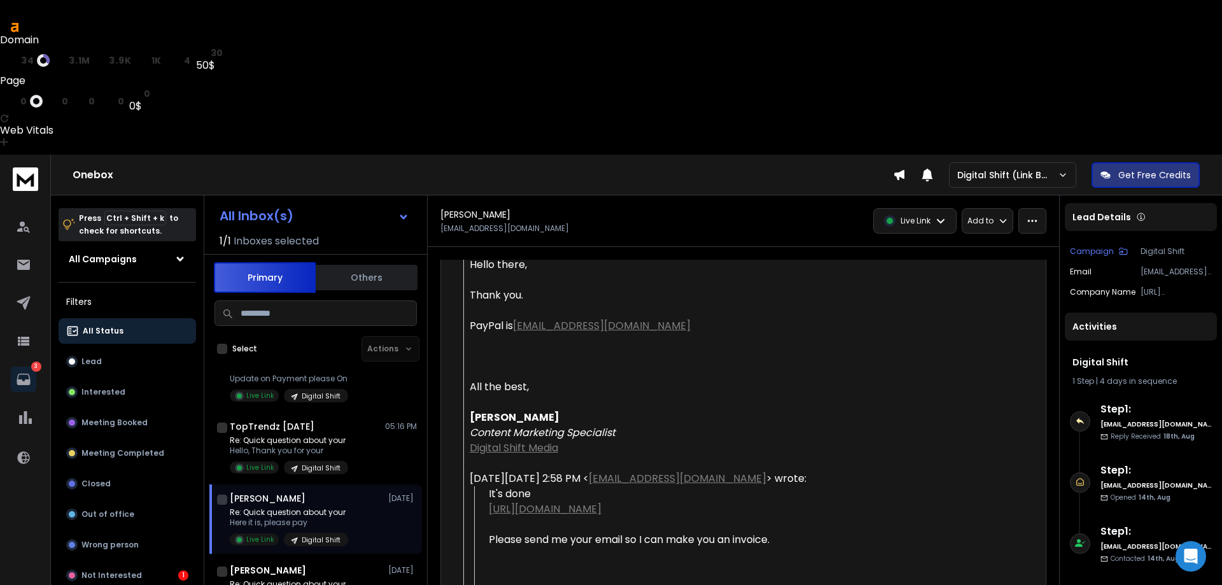
scroll to position [764, 0]
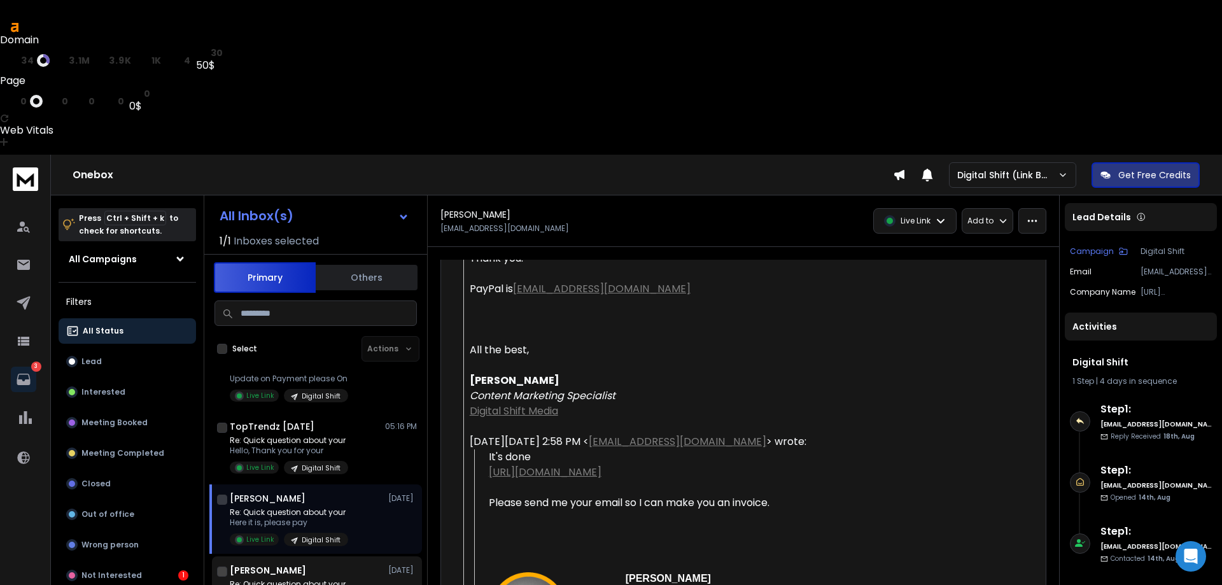
click at [324, 579] on p "Re: Quick question about your" at bounding box center [299, 584] width 138 height 10
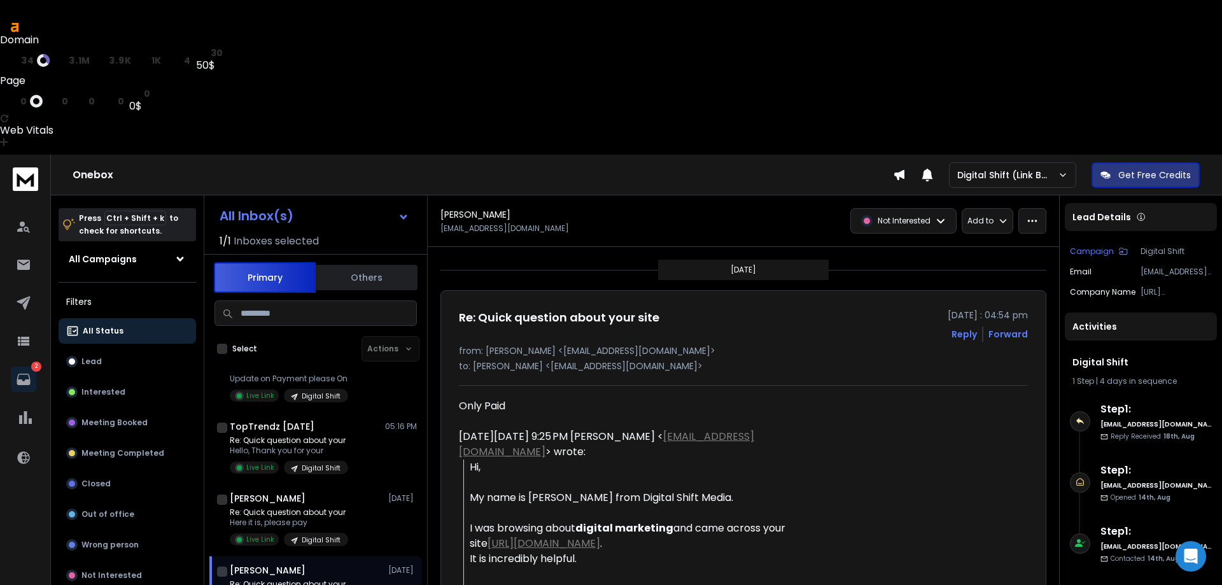
scroll to position [64, 0]
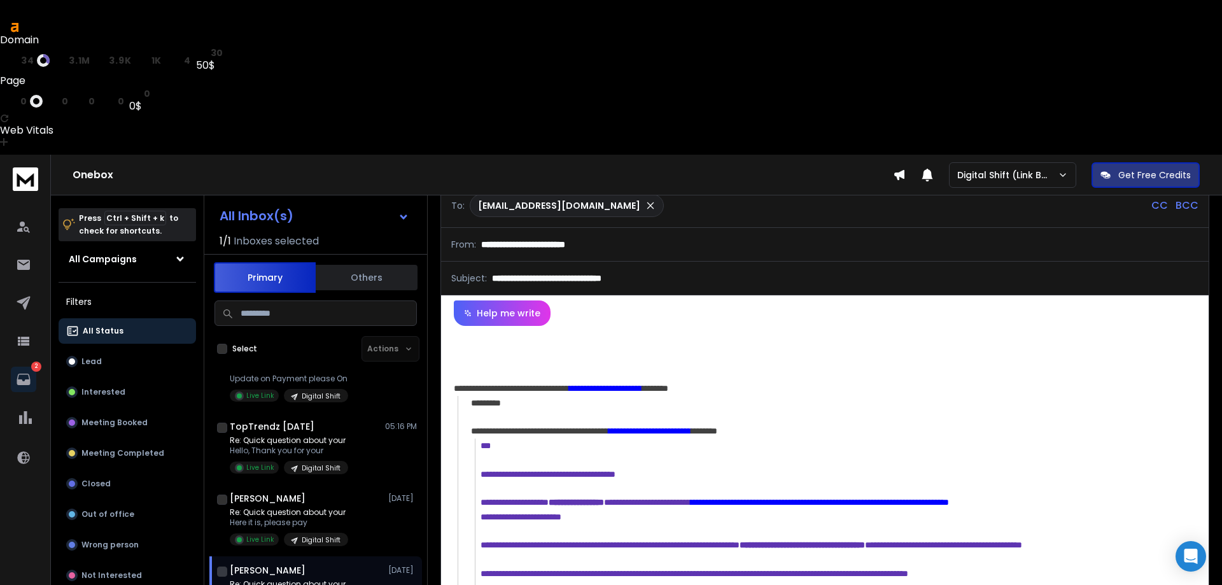
scroll to position [0, 0]
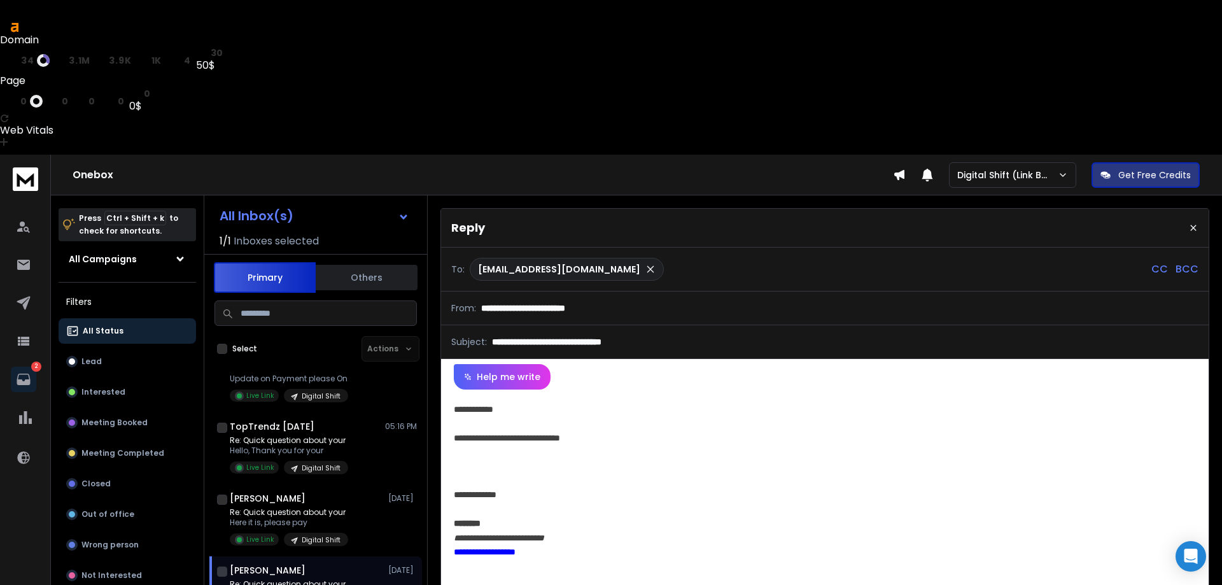
click at [591, 431] on div "**********" at bounding box center [818, 438] width 729 height 14
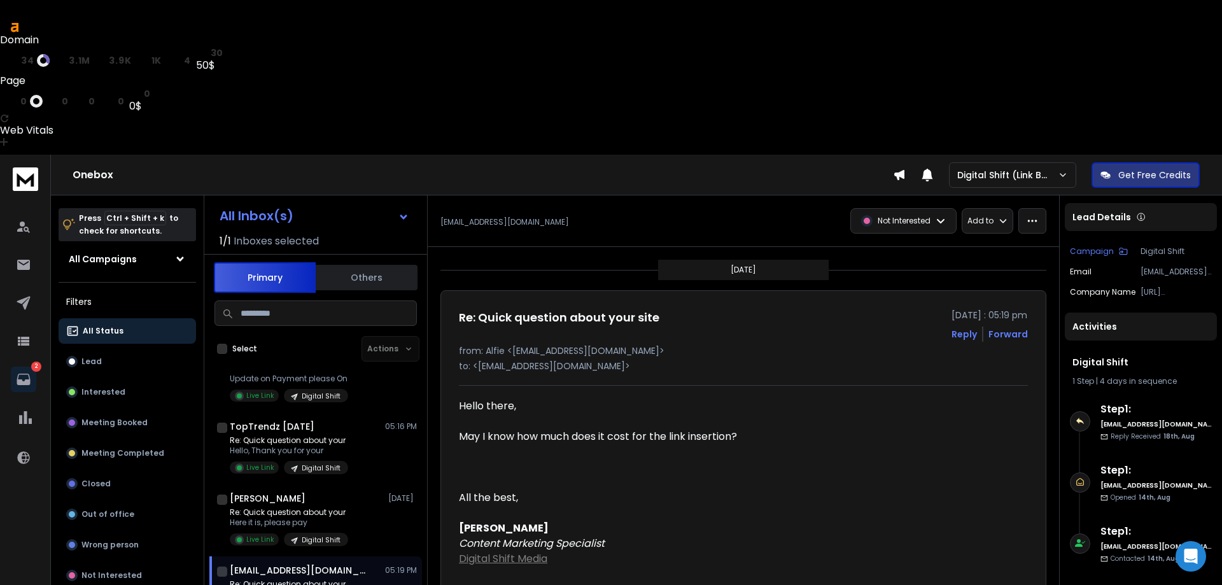
click at [902, 195] on div "ambikataylors@gmail.com Not Interested Add to Not Interested Add to" at bounding box center [743, 221] width 631 height 52
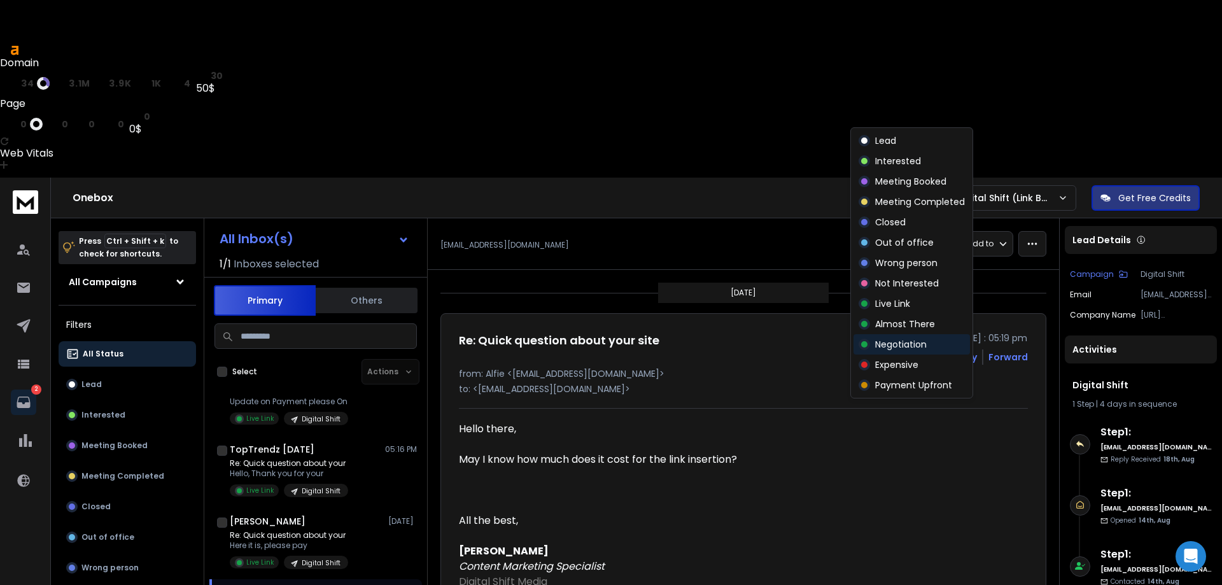
click at [890, 338] on p "Negotiation" at bounding box center [901, 344] width 52 height 13
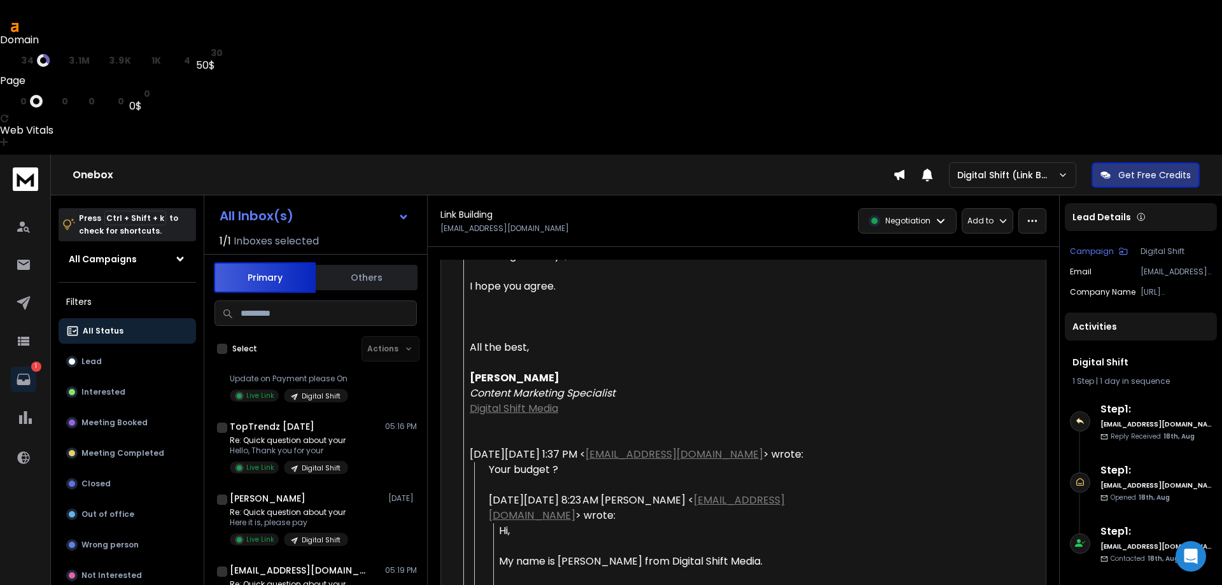
scroll to position [382, 0]
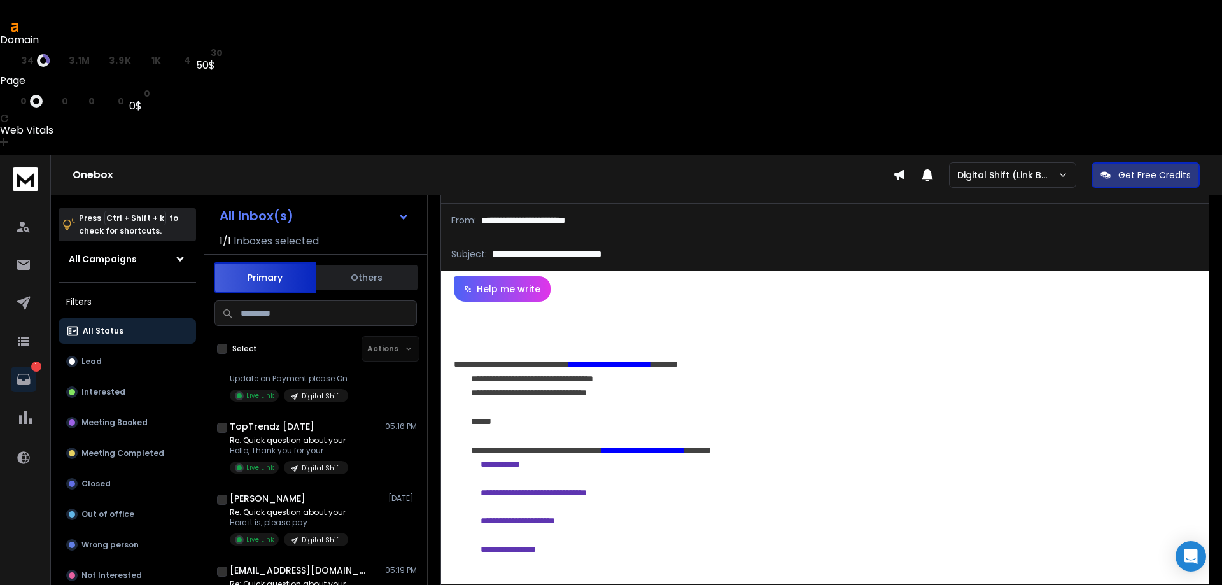
scroll to position [0, 0]
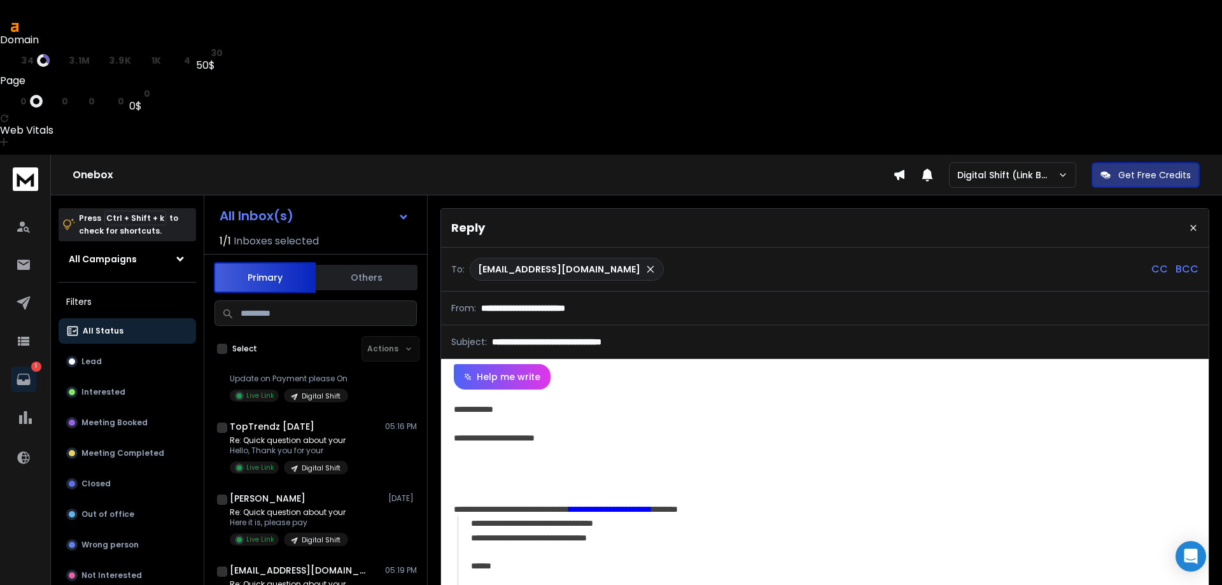
click at [473, 431] on div "**********" at bounding box center [818, 438] width 729 height 14
click at [455, 459] on div at bounding box center [825, 466] width 742 height 14
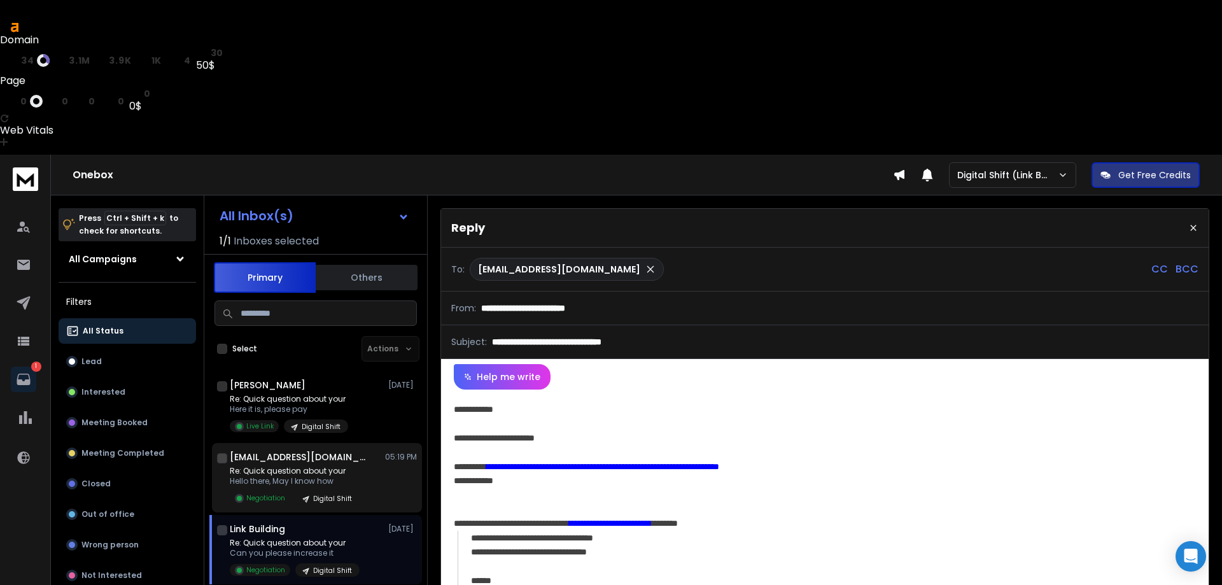
scroll to position [954, 0]
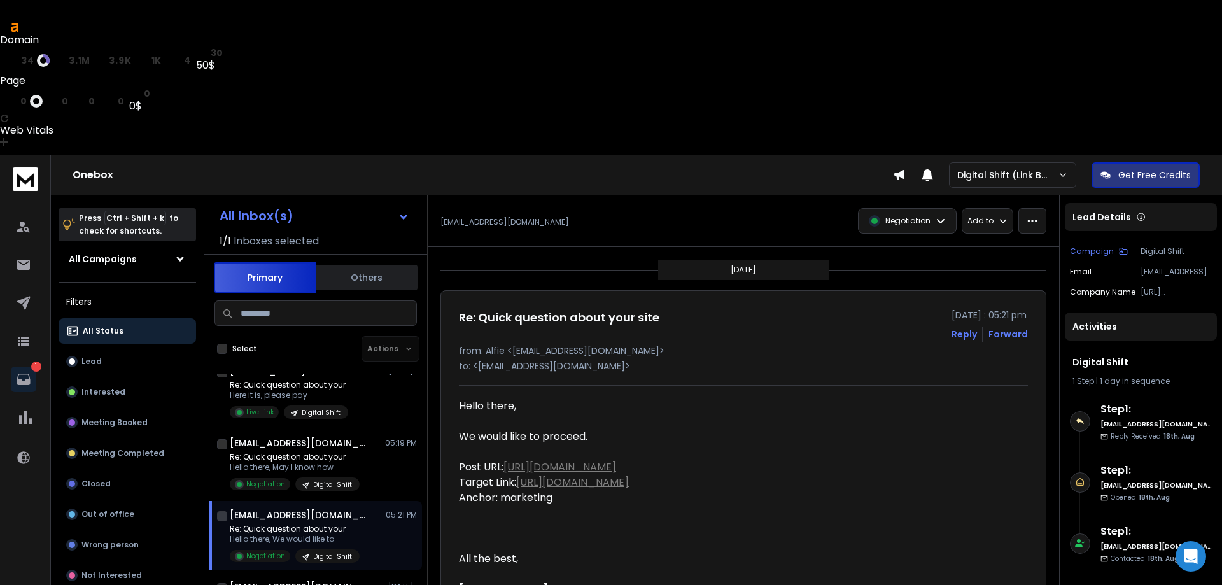
click at [897, 195] on div "outreach.seo.usa@gmail.com Negotiation Add to Negotiation Add to" at bounding box center [743, 221] width 631 height 52
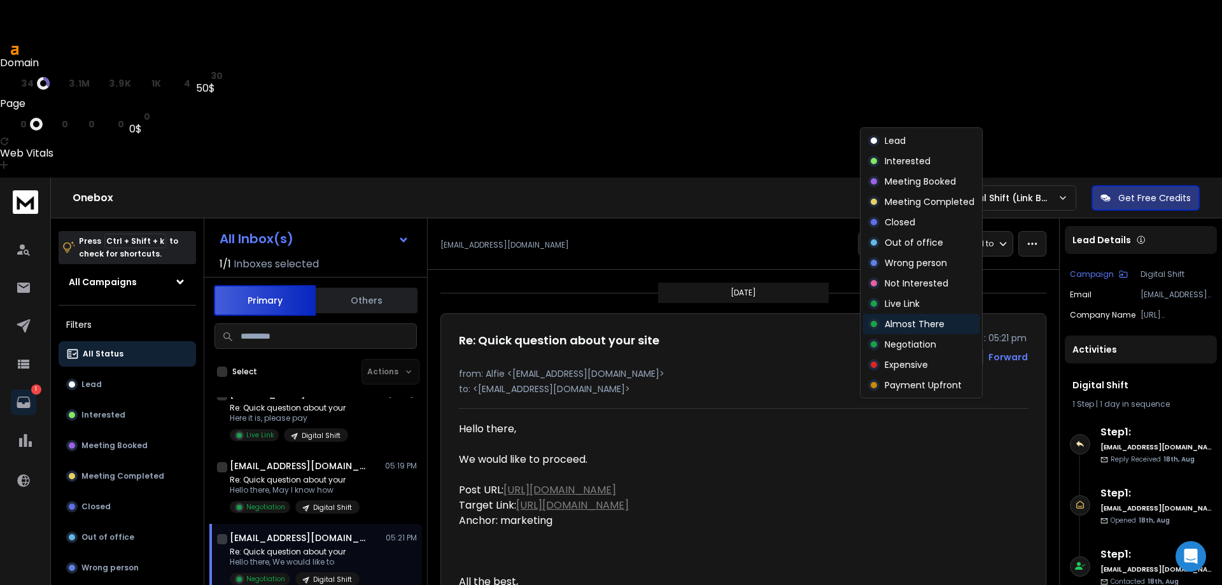
click at [907, 326] on p "Almost There" at bounding box center [914, 323] width 60 height 13
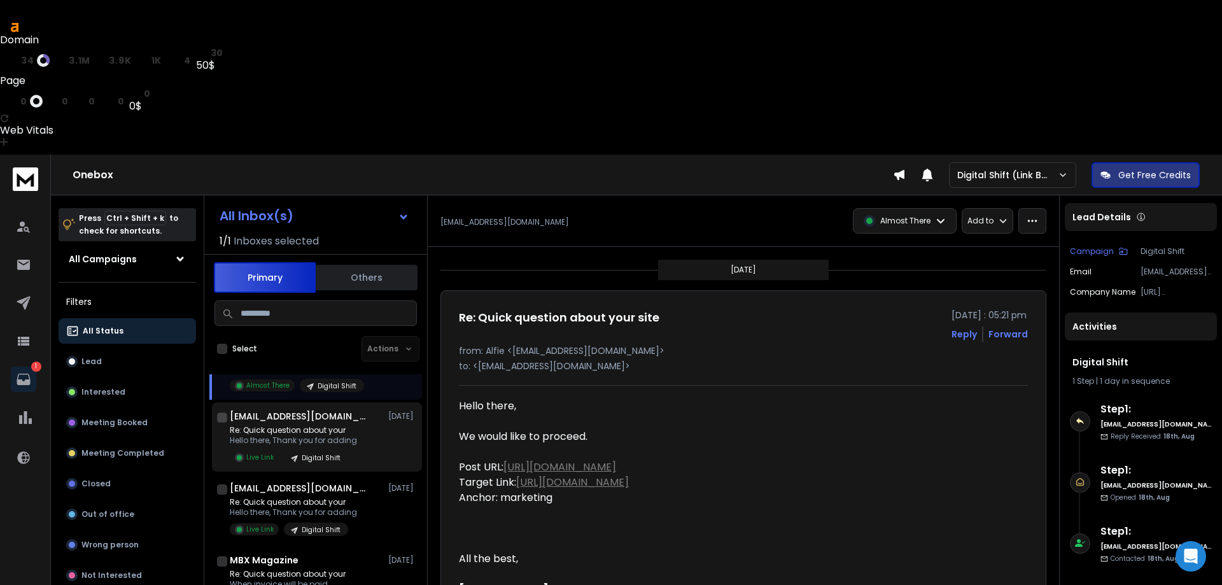
scroll to position [1145, 0]
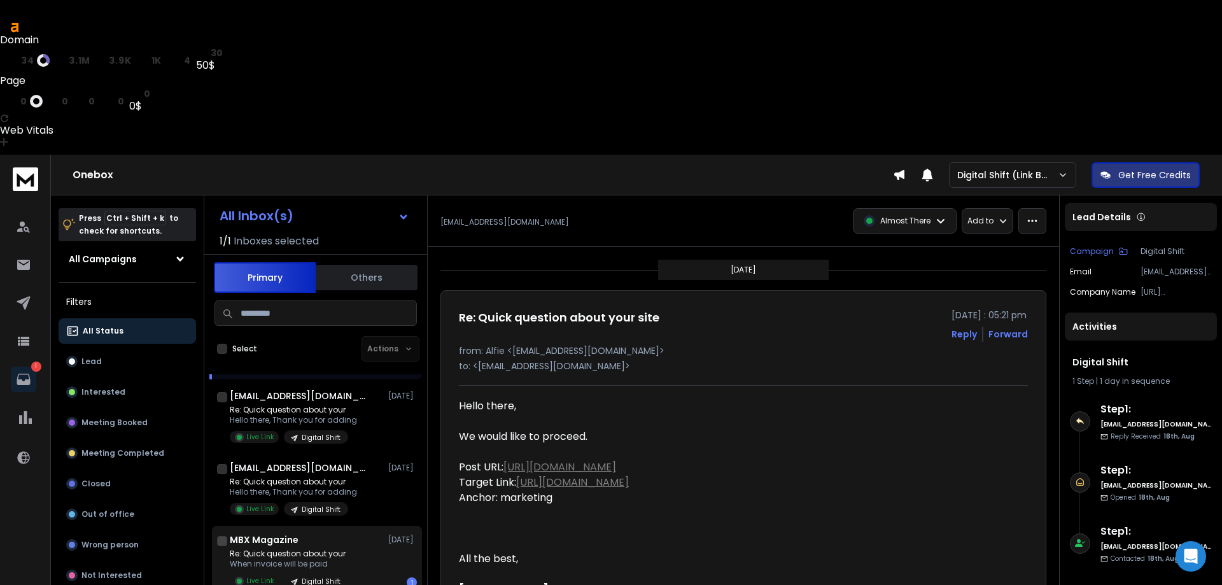
click at [339, 548] on p "Re: Quick question about your" at bounding box center [289, 553] width 118 height 10
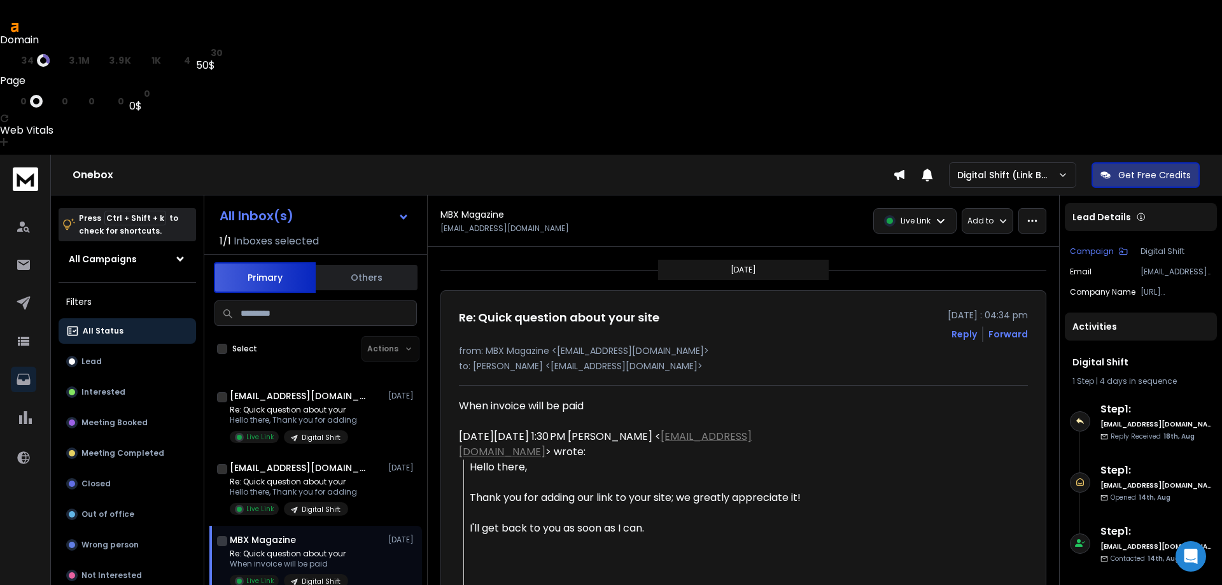
click at [357, 263] on button "Others" at bounding box center [367, 277] width 102 height 28
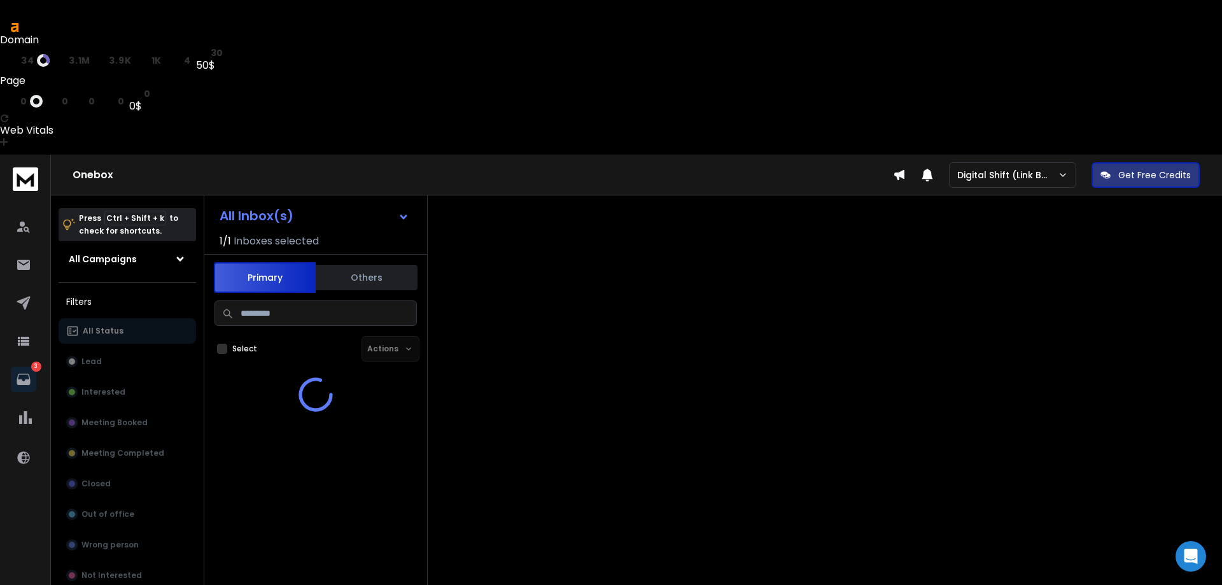
click at [264, 262] on button "Primary" at bounding box center [265, 277] width 102 height 31
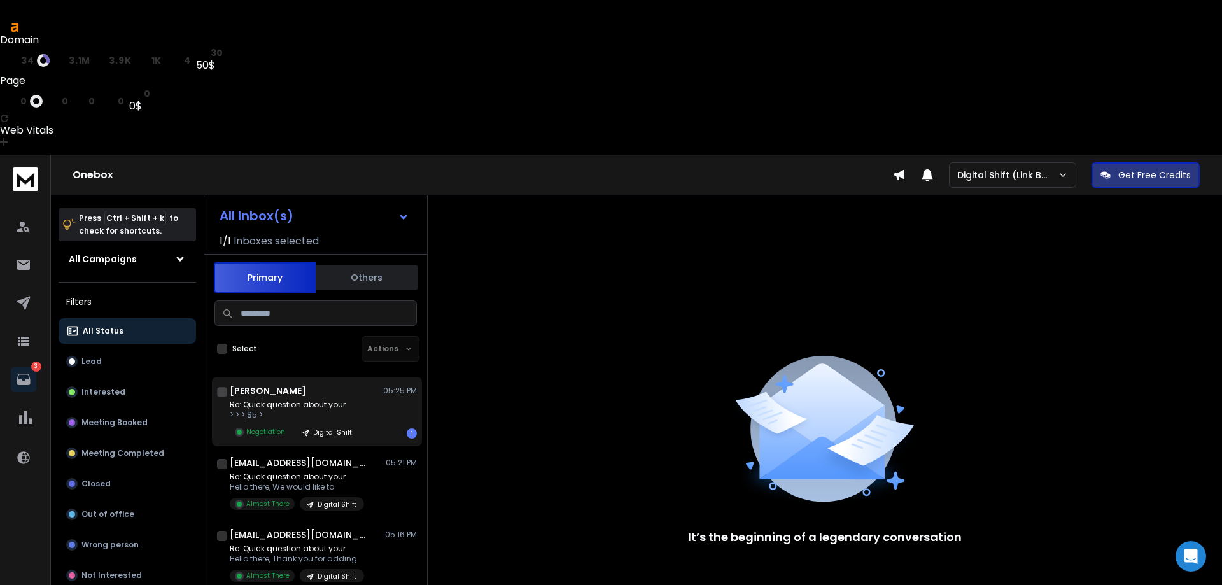
click at [357, 400] on div "Re: Quick question about your > > > $5 > Negotiation Digital Shift 1" at bounding box center [323, 419] width 187 height 39
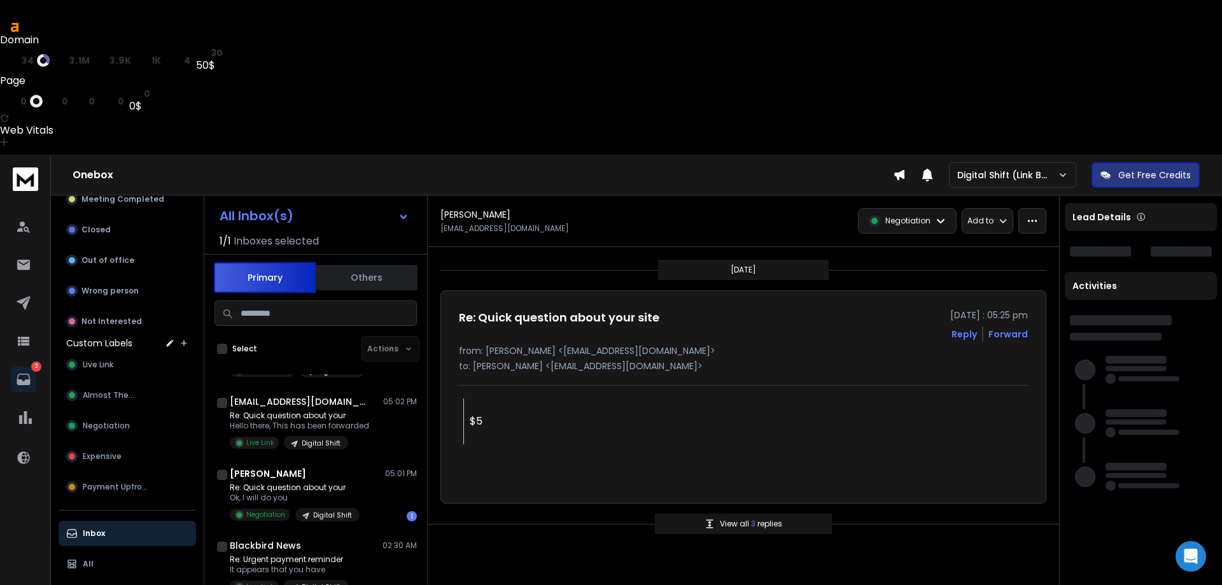
scroll to position [255, 0]
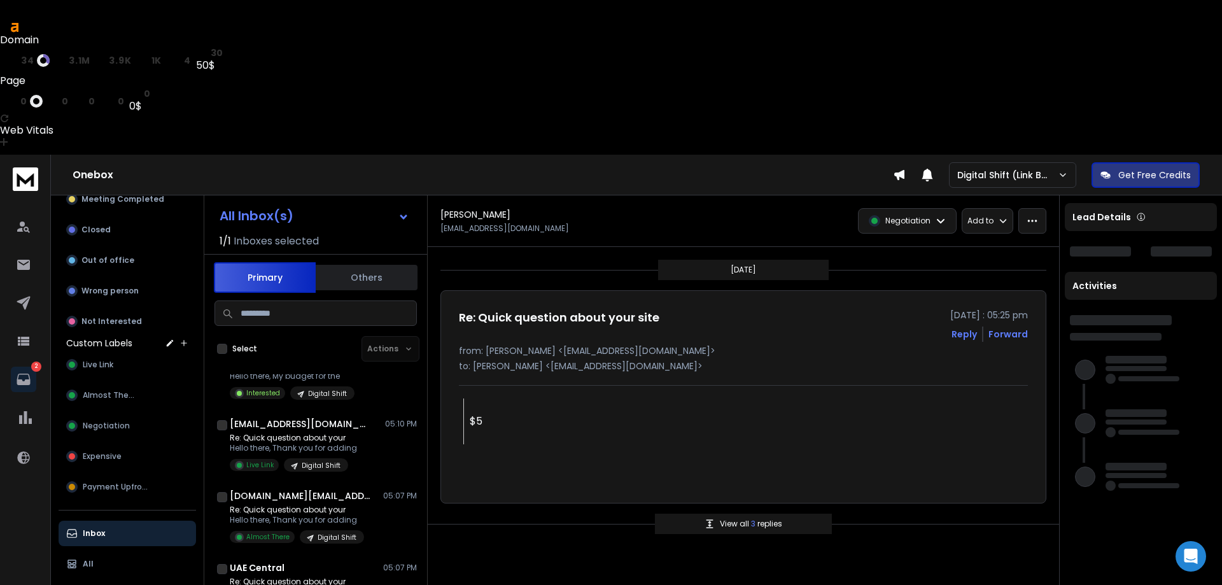
click at [752, 518] on span "3" at bounding box center [754, 523] width 6 height 11
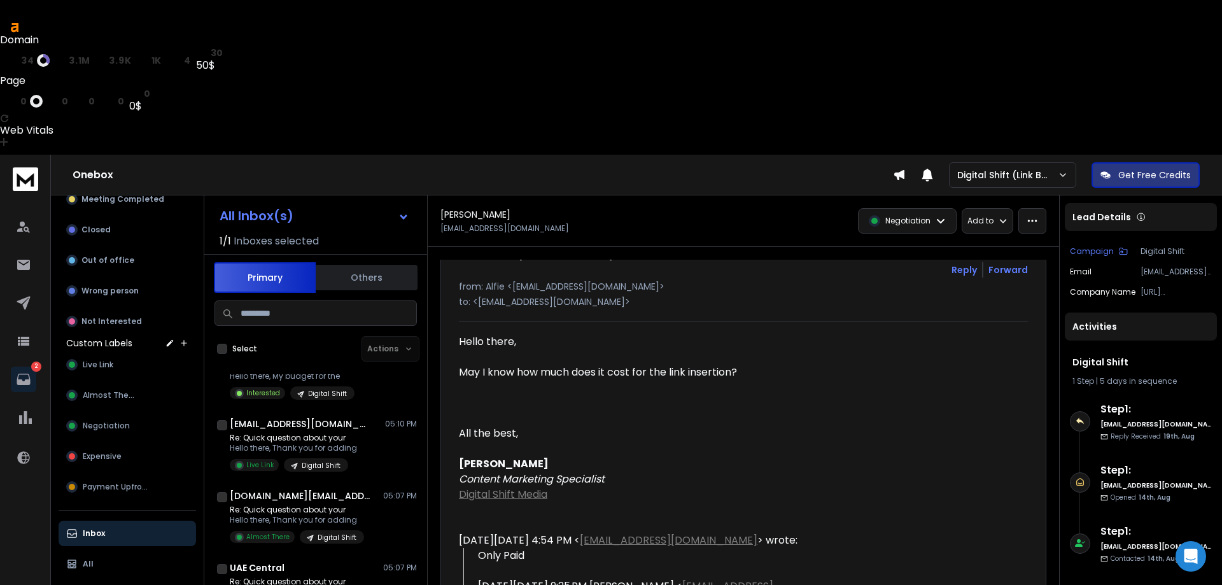
scroll to position [573, 0]
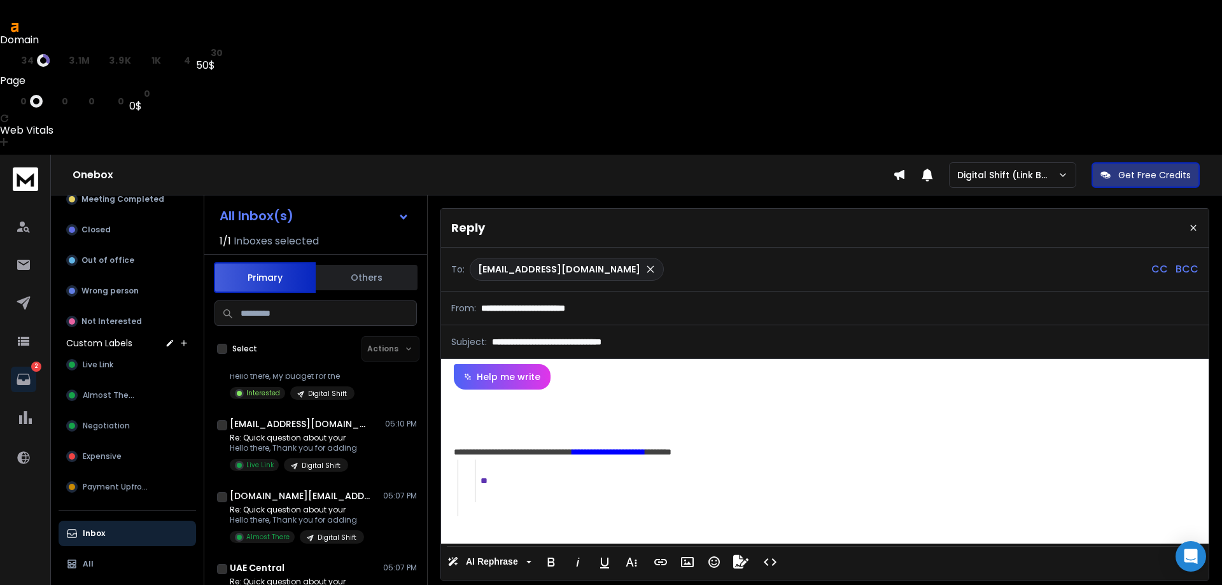
scroll to position [0, 0]
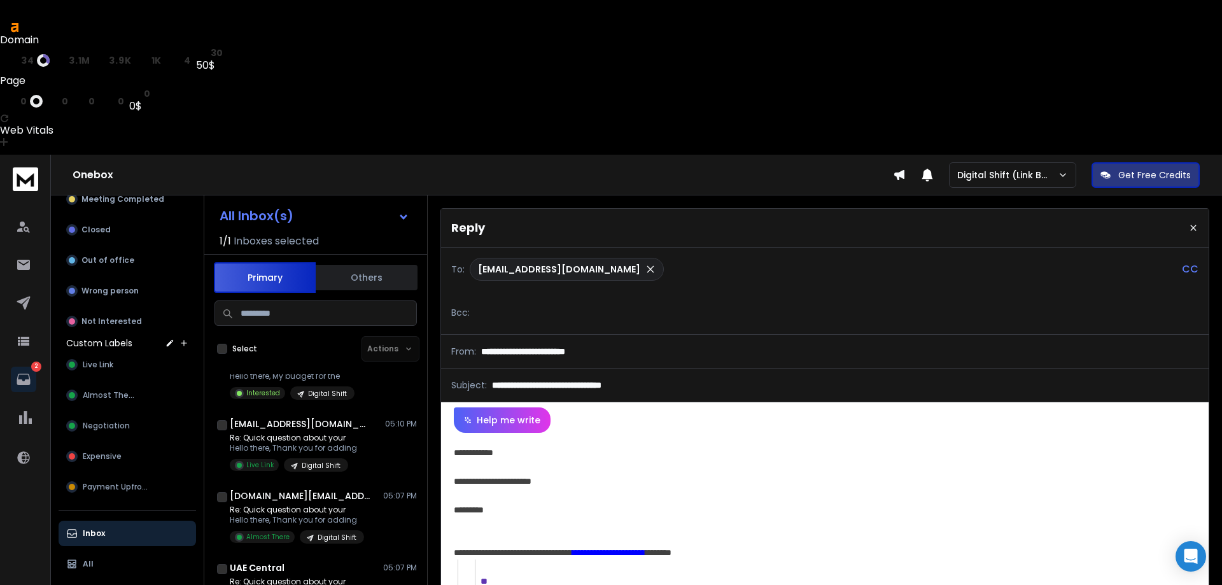
click at [554, 433] on div "**********" at bounding box center [824, 532] width 767 height 199
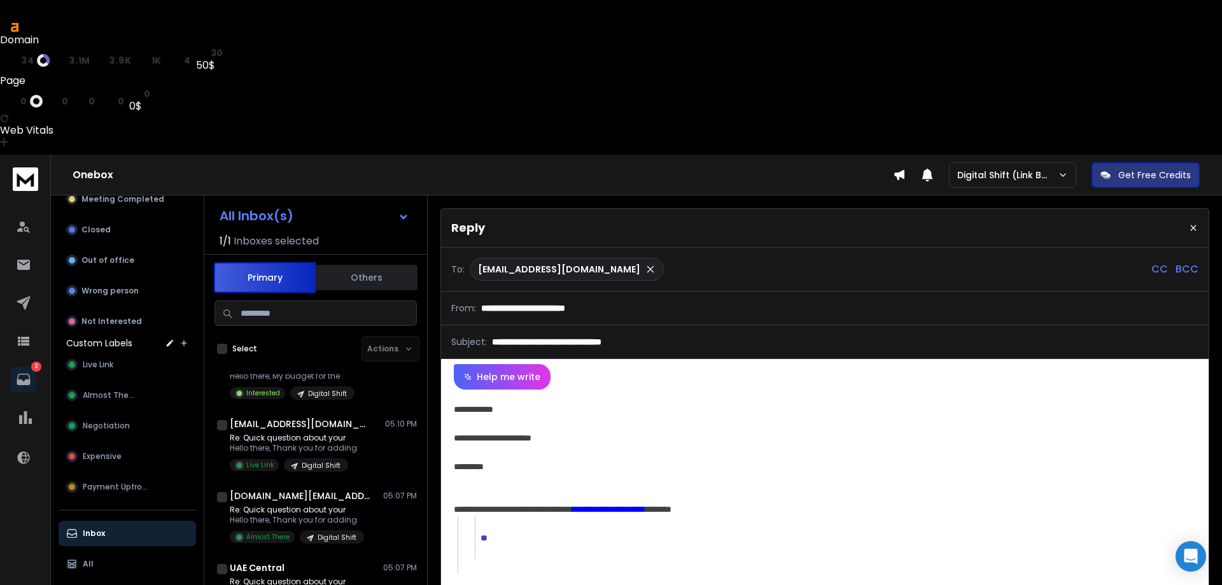
click at [532, 459] on div "*********" at bounding box center [818, 466] width 729 height 14
click at [460, 487] on div at bounding box center [825, 494] width 742 height 14
click at [457, 473] on div at bounding box center [825, 480] width 742 height 14
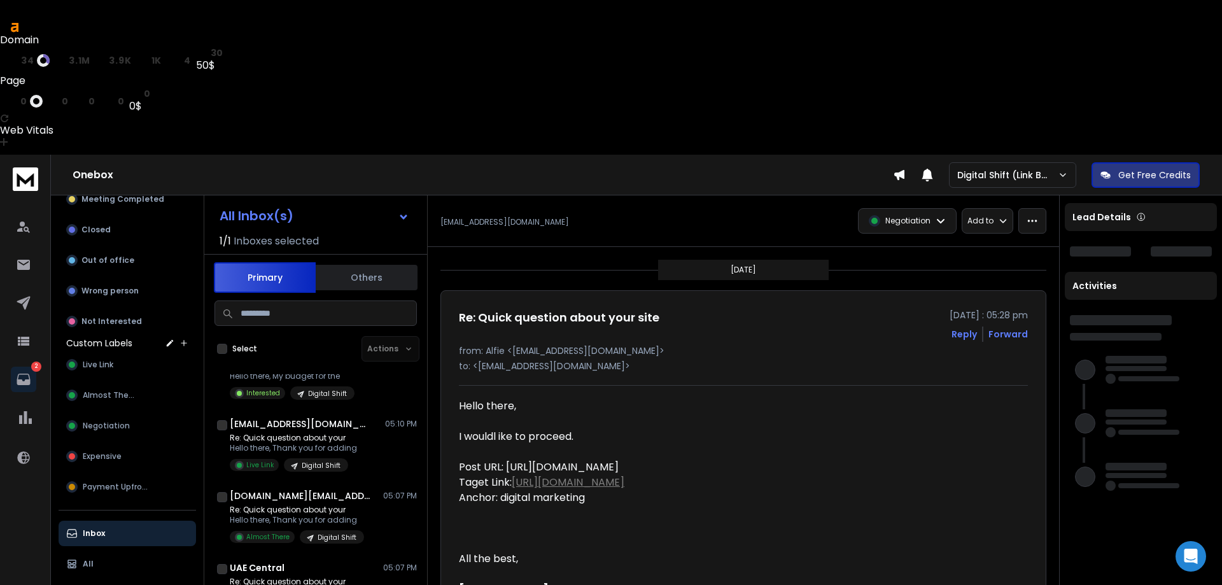
click at [902, 155] on div "Onebox Digital Shift (Link Building) Get Free Credits Press Ctrl + Shift + k to…" at bounding box center [611, 467] width 1222 height 625
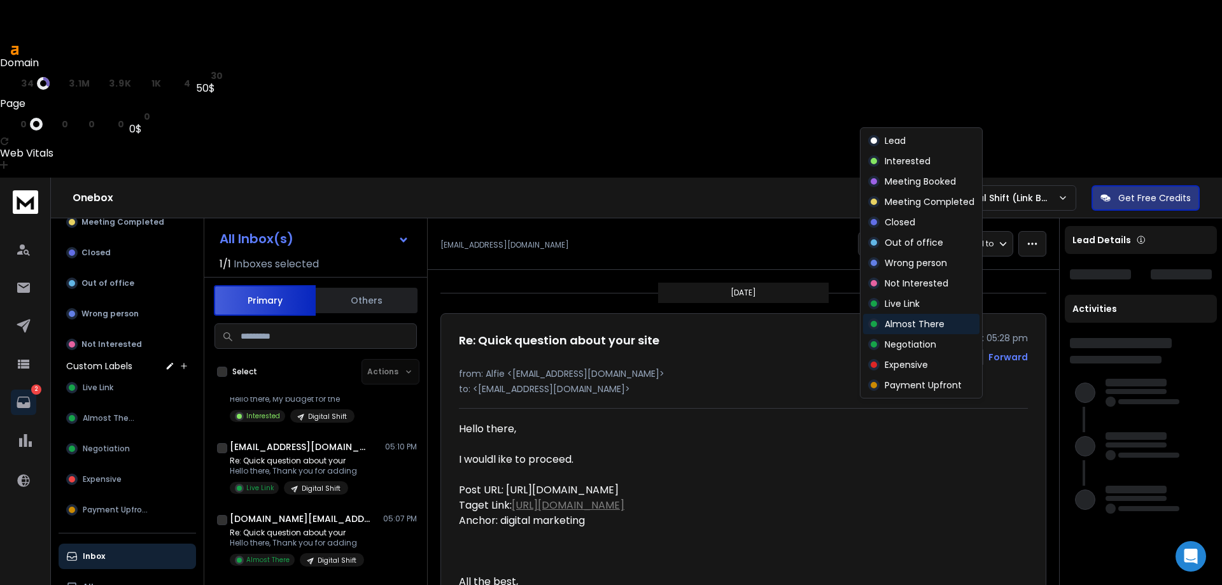
click at [904, 321] on p "Almost There" at bounding box center [914, 323] width 60 height 13
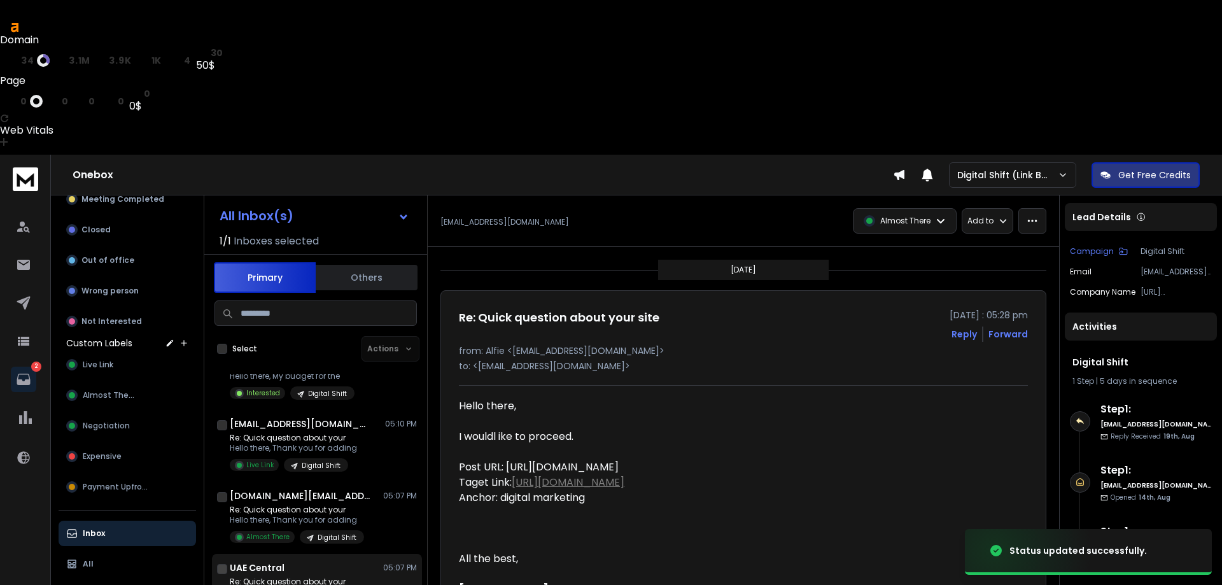
click at [348, 576] on p "Re: Quick question about your" at bounding box center [297, 581] width 134 height 10
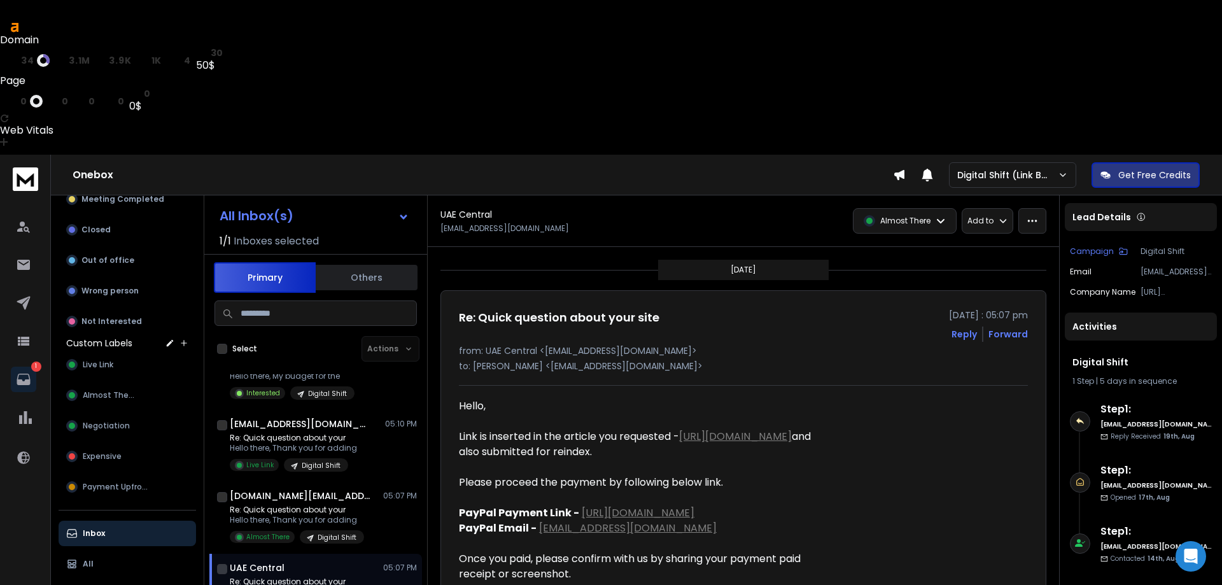
click at [818, 195] on div "UAE Central UAE Central admin@uaecentral.com Almost There Add to Almost There A…" at bounding box center [743, 221] width 631 height 52
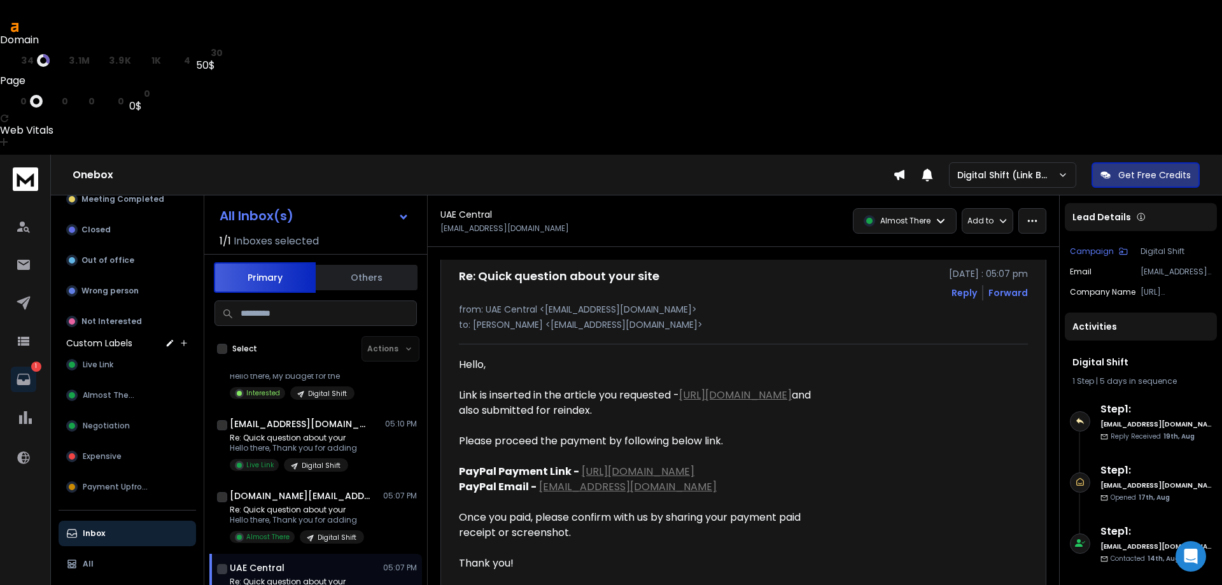
scroll to position [64, 0]
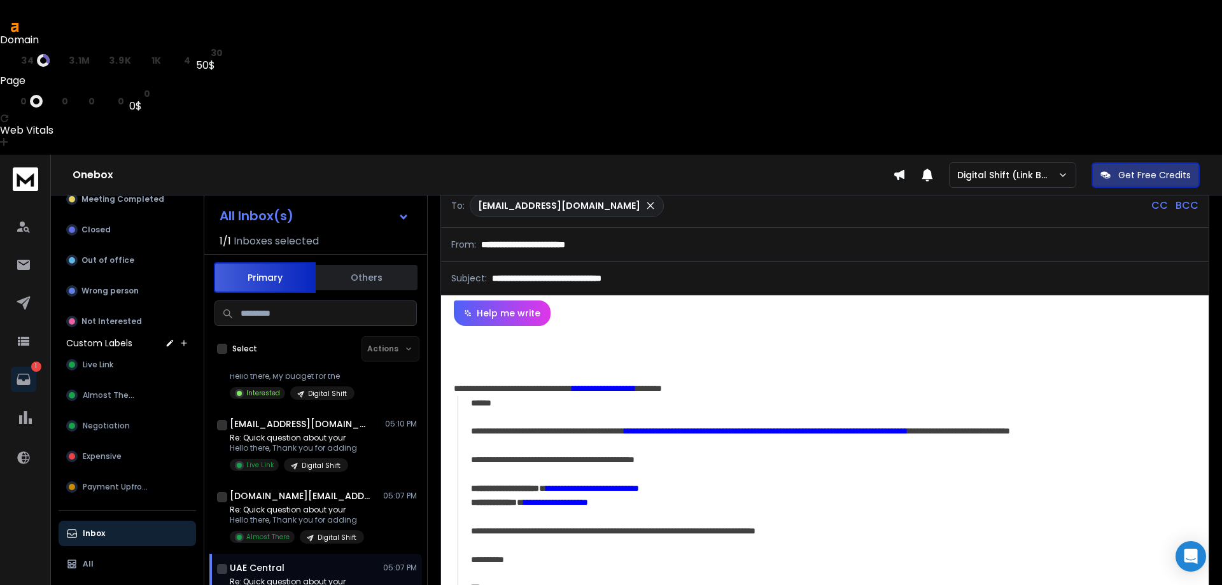
scroll to position [0, 0]
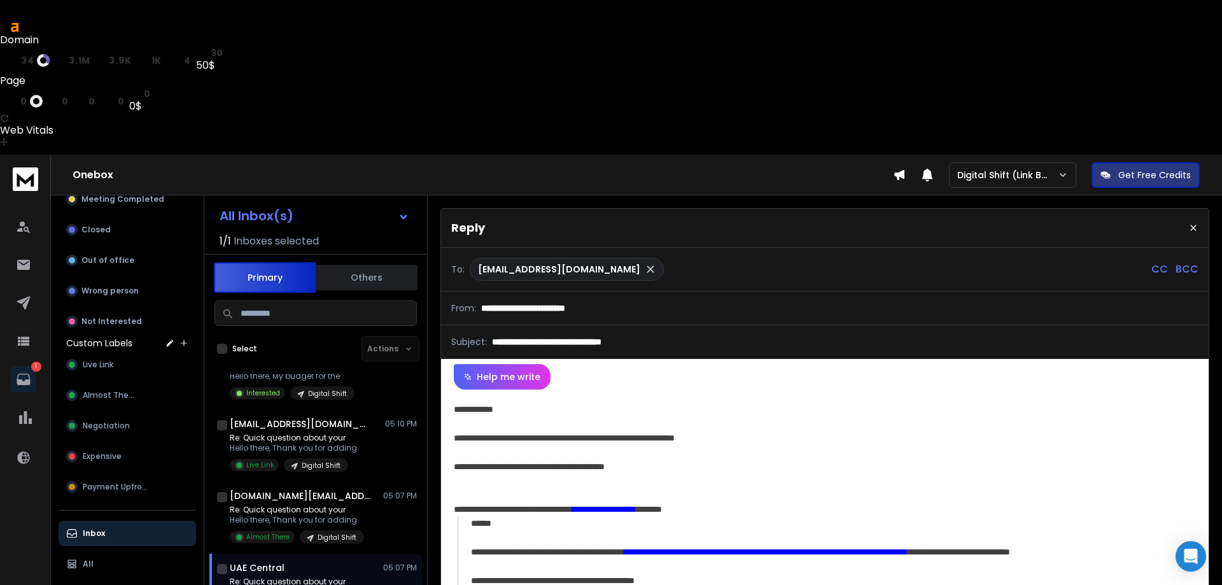
drag, startPoint x: 741, startPoint y: 476, endPoint x: 543, endPoint y: 527, distance: 204.3
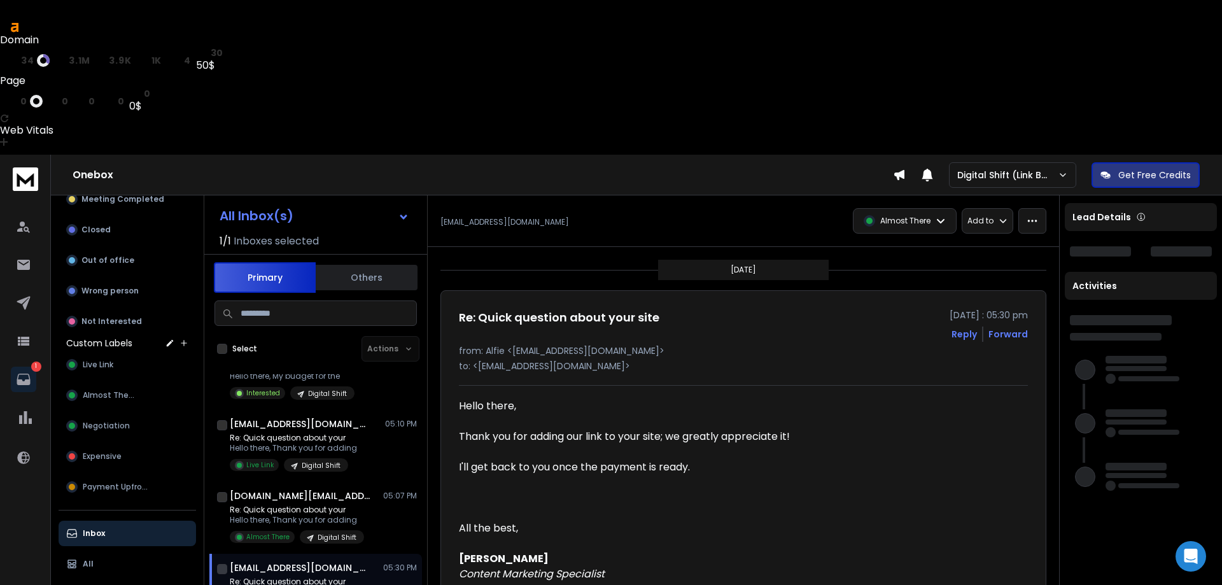
click at [905, 195] on div "admin@uaecentral.com Almost There Add to Almost There Add to" at bounding box center [743, 221] width 631 height 52
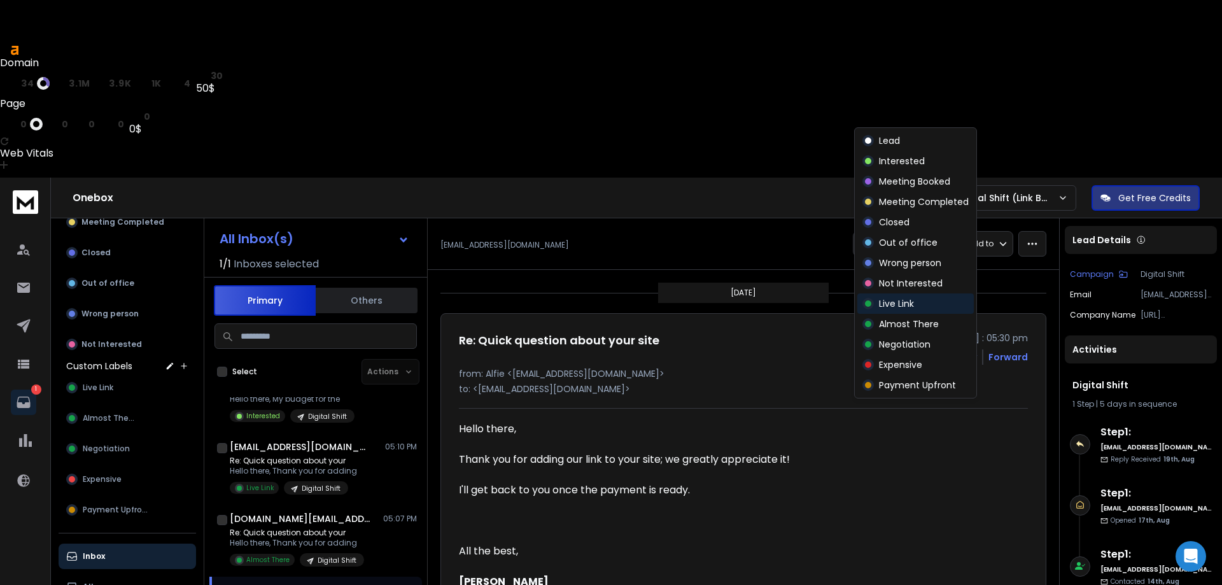
click at [890, 299] on p "Live Link" at bounding box center [896, 303] width 35 height 13
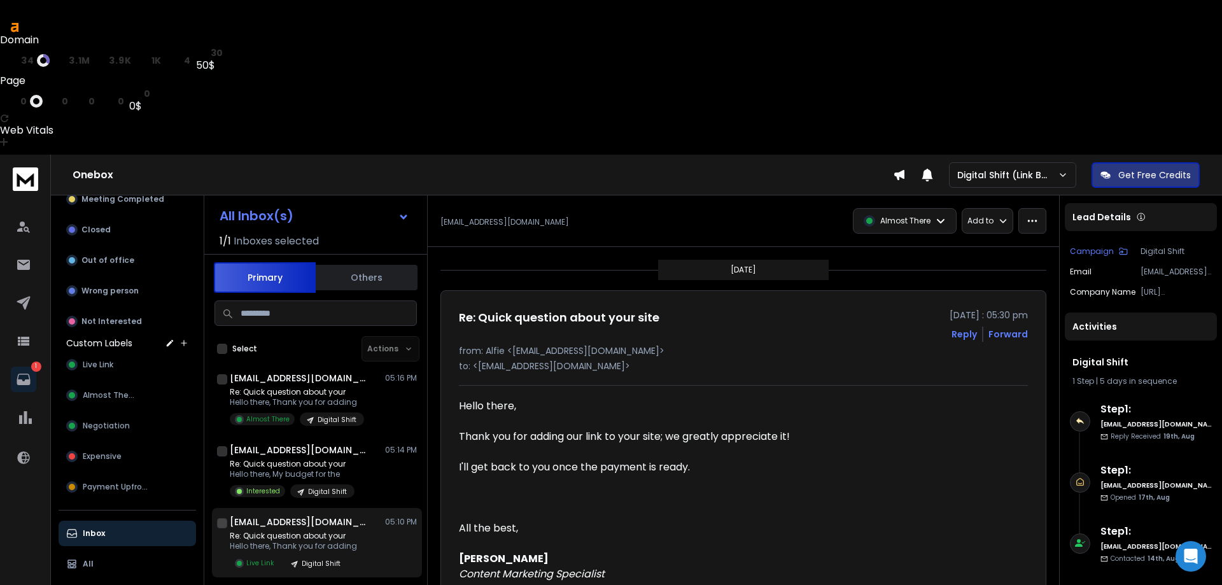
scroll to position [127, 0]
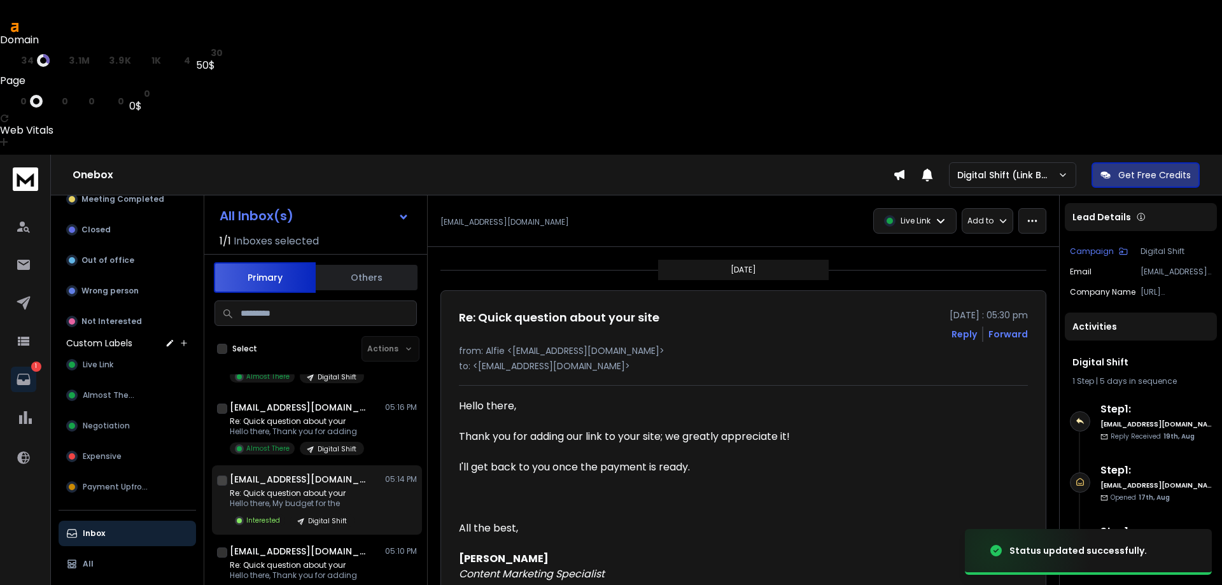
click at [321, 473] on h1 "support@breakfastleadership.com" at bounding box center [300, 479] width 140 height 13
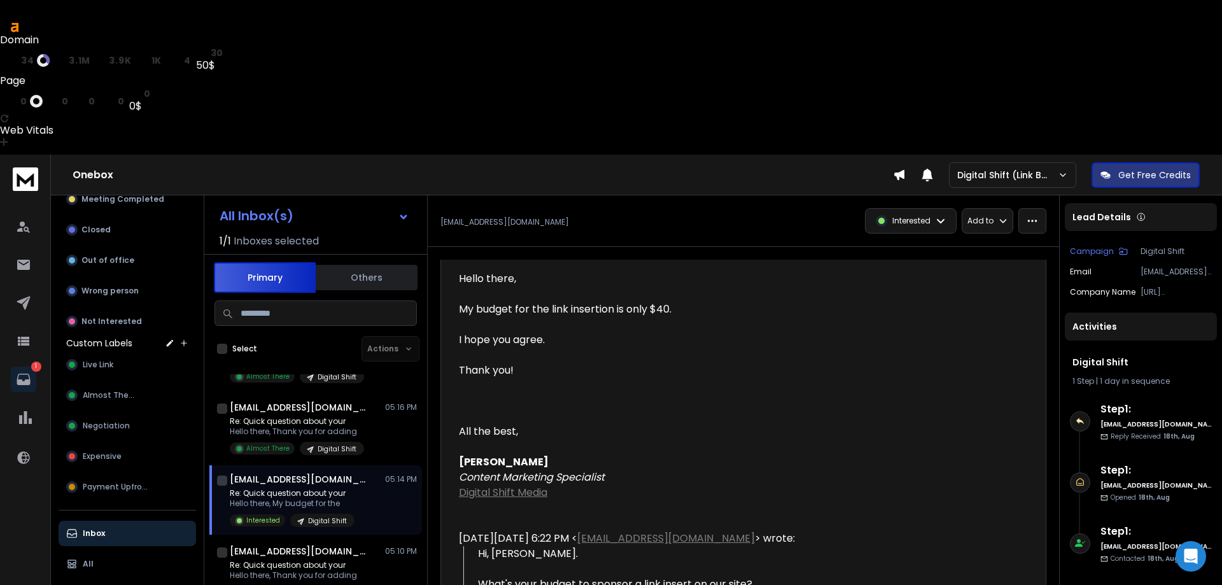
click at [919, 155] on div "Onebox Digital Shift (Link Building) Get Free Credits Press Ctrl + Shift + k to…" at bounding box center [611, 467] width 1222 height 625
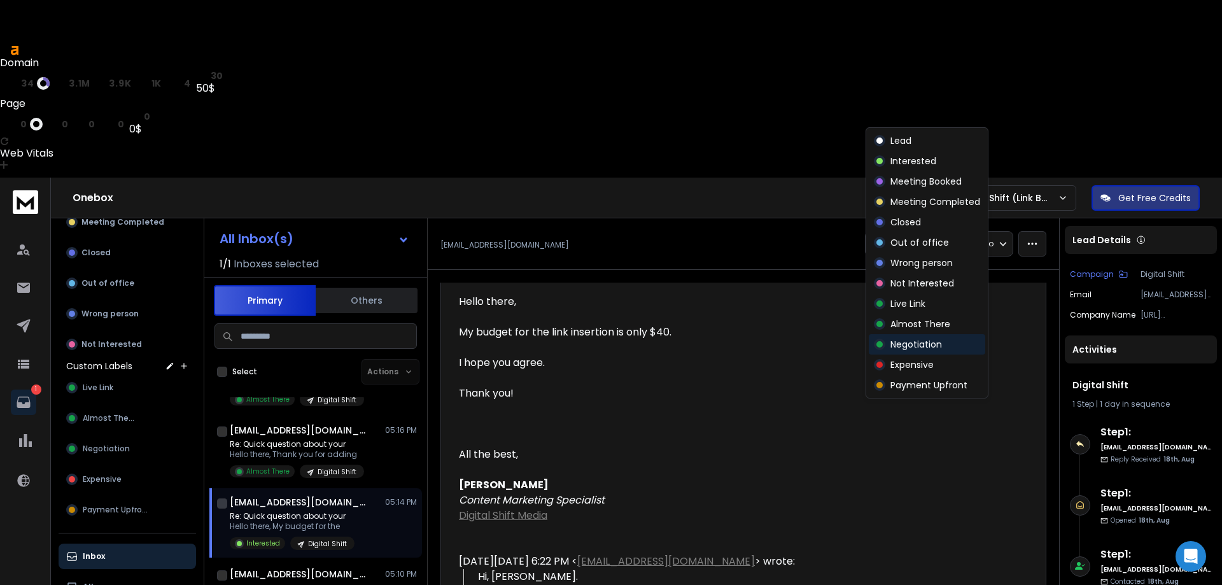
click at [911, 340] on p "Negotiation" at bounding box center [916, 344] width 52 height 13
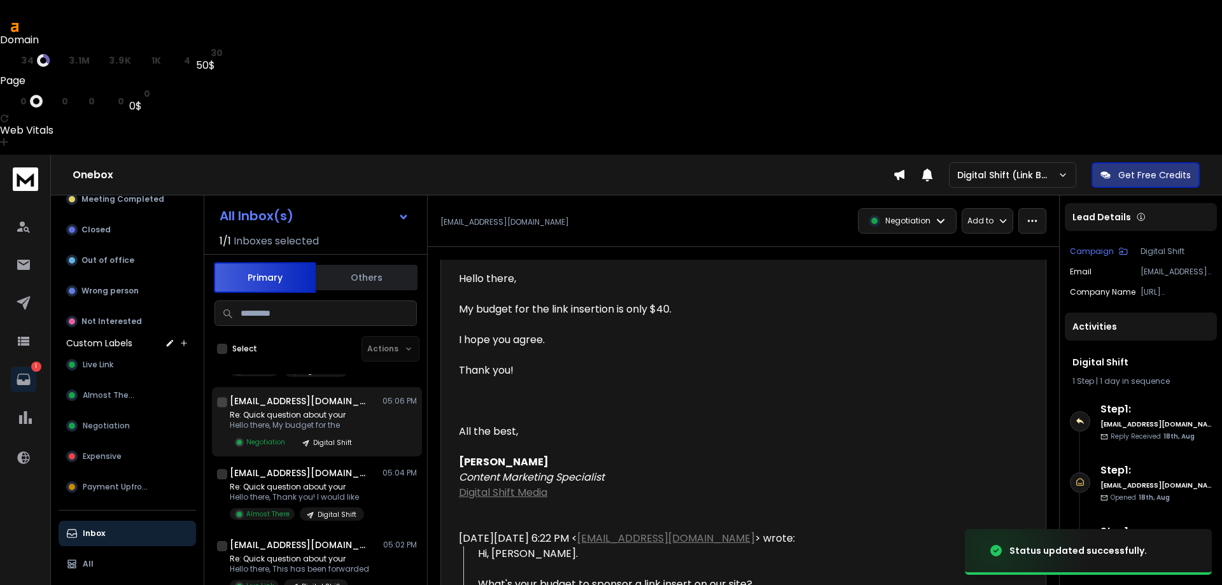
scroll to position [573, 0]
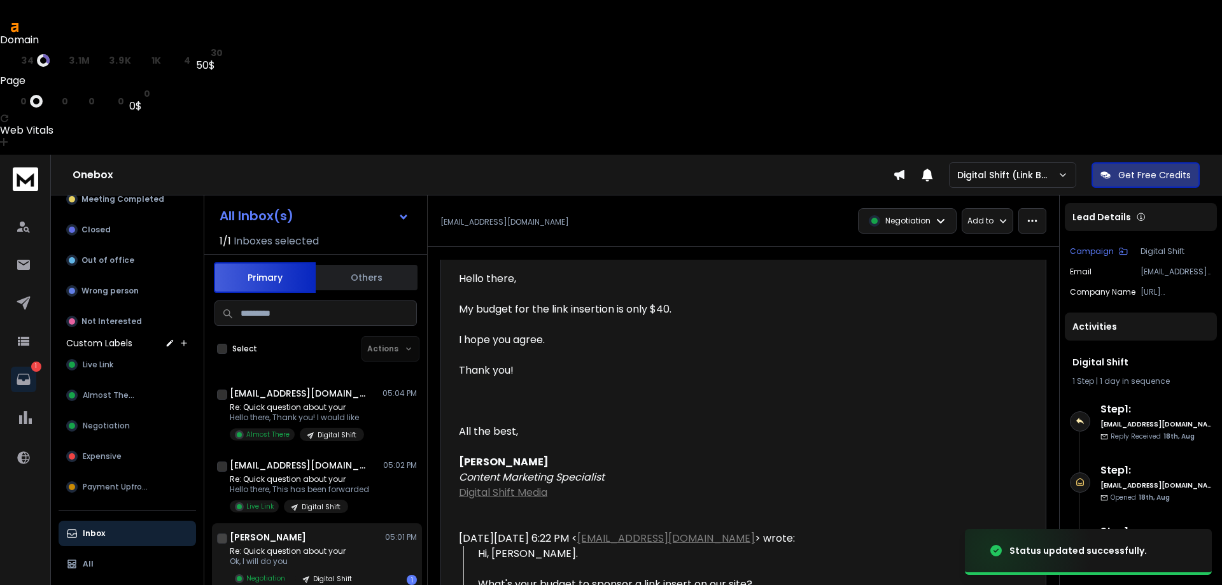
click at [319, 531] on div "Gordana Uremovic 05:01 PM Re: Quick question about your Ok, I will do you Negot…" at bounding box center [323, 558] width 187 height 54
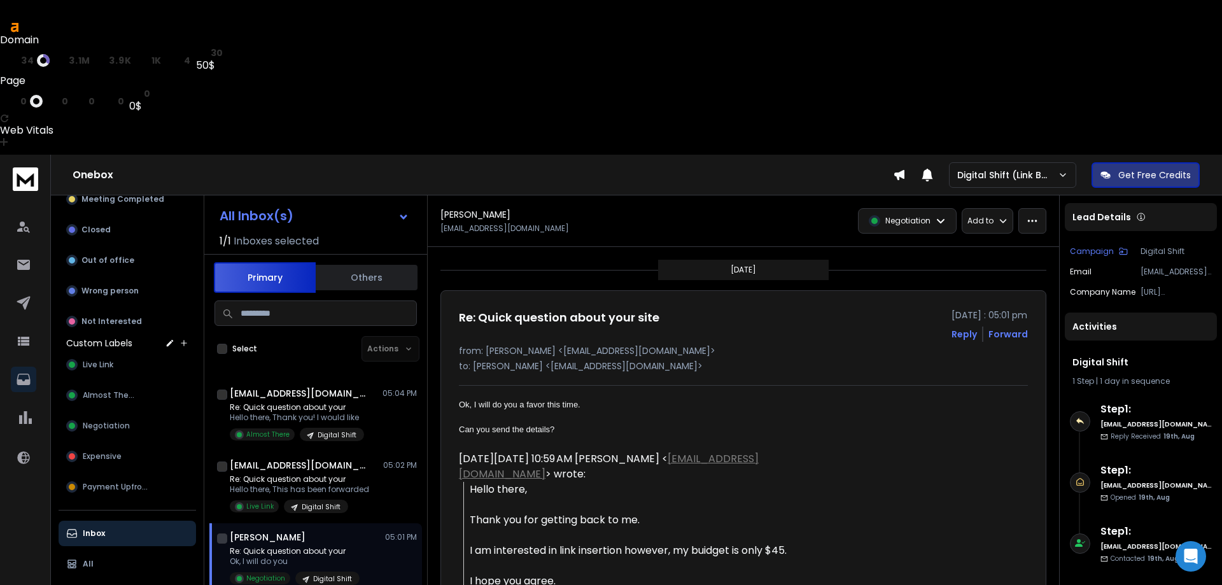
scroll to position [64, 0]
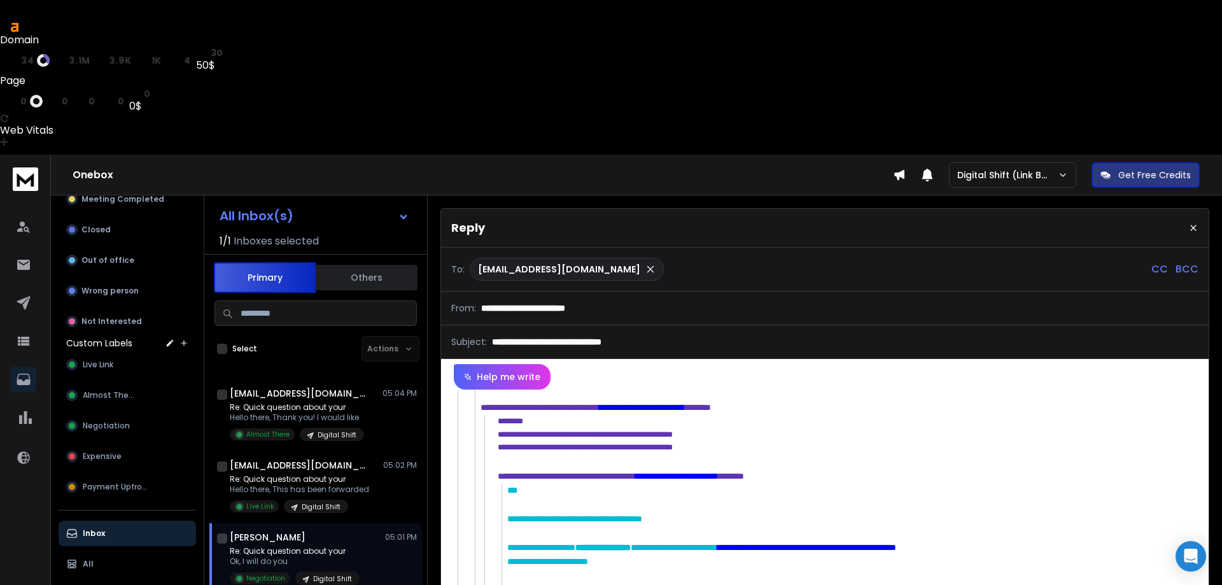
scroll to position [445, 0]
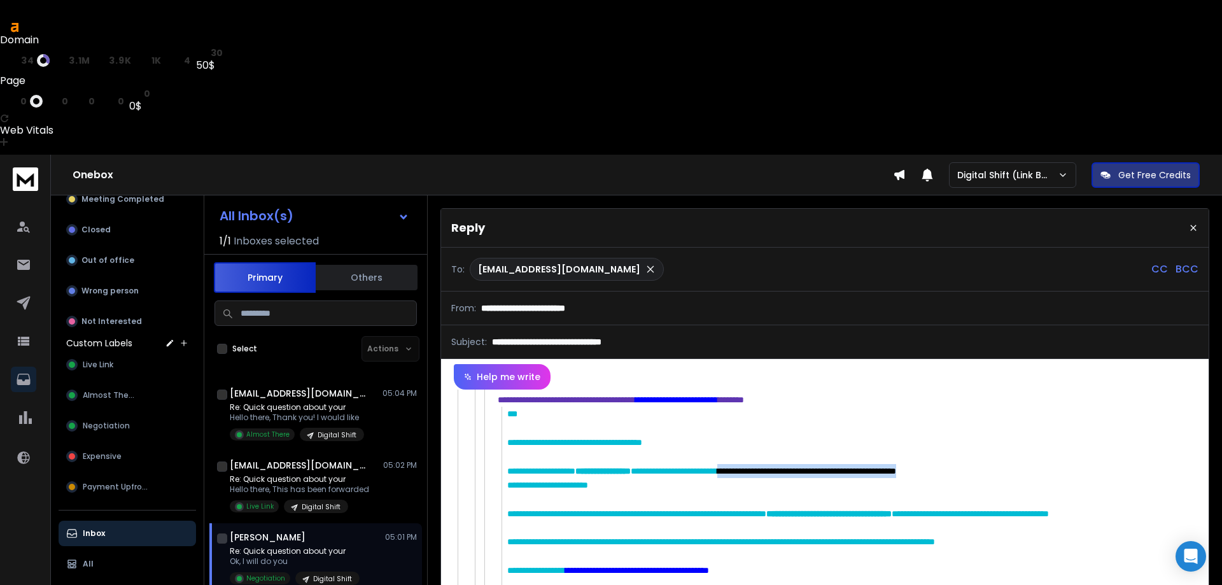
drag, startPoint x: 769, startPoint y: 340, endPoint x: 999, endPoint y: 337, distance: 229.7
click at [896, 466] on link "**********" at bounding box center [806, 470] width 179 height 9
copy link "**********"
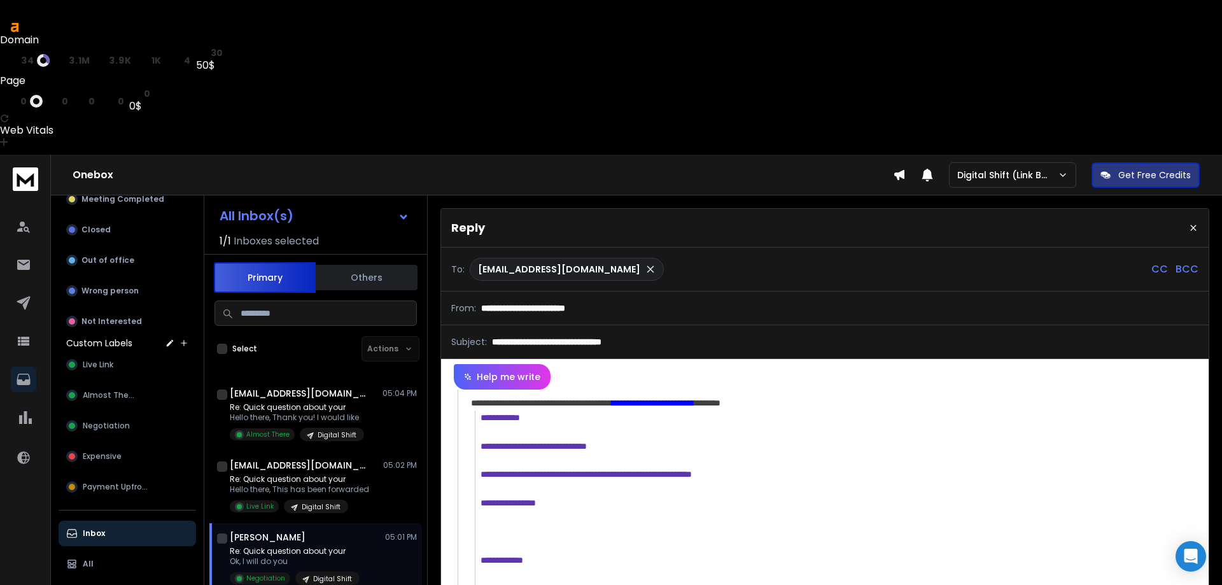
scroll to position [0, 0]
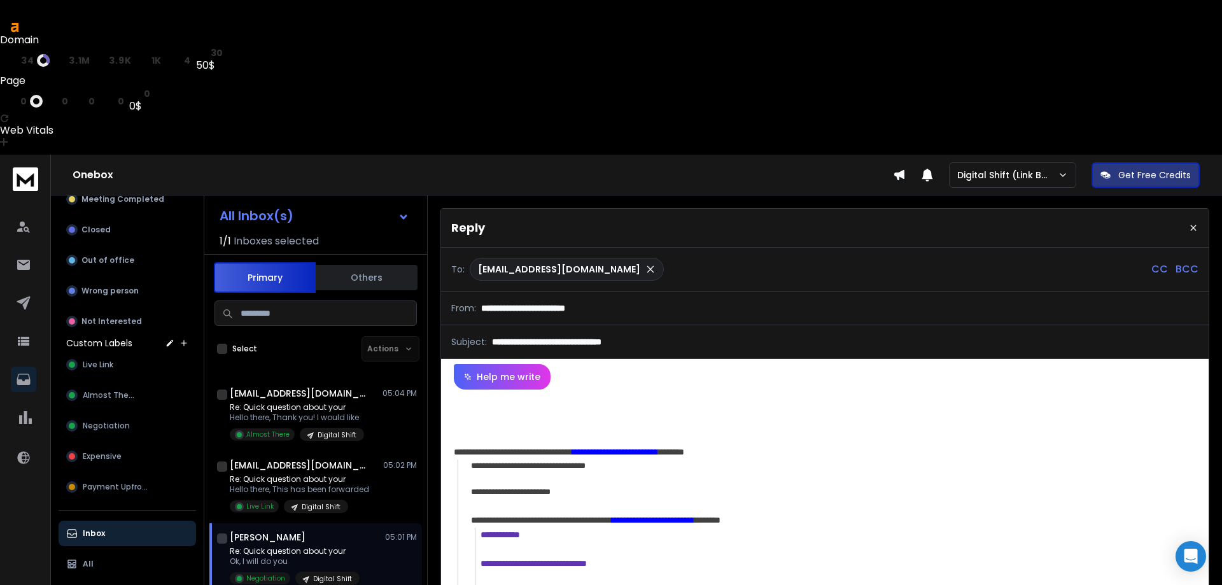
click at [491, 389] on div "**********" at bounding box center [823, 488] width 764 height 199
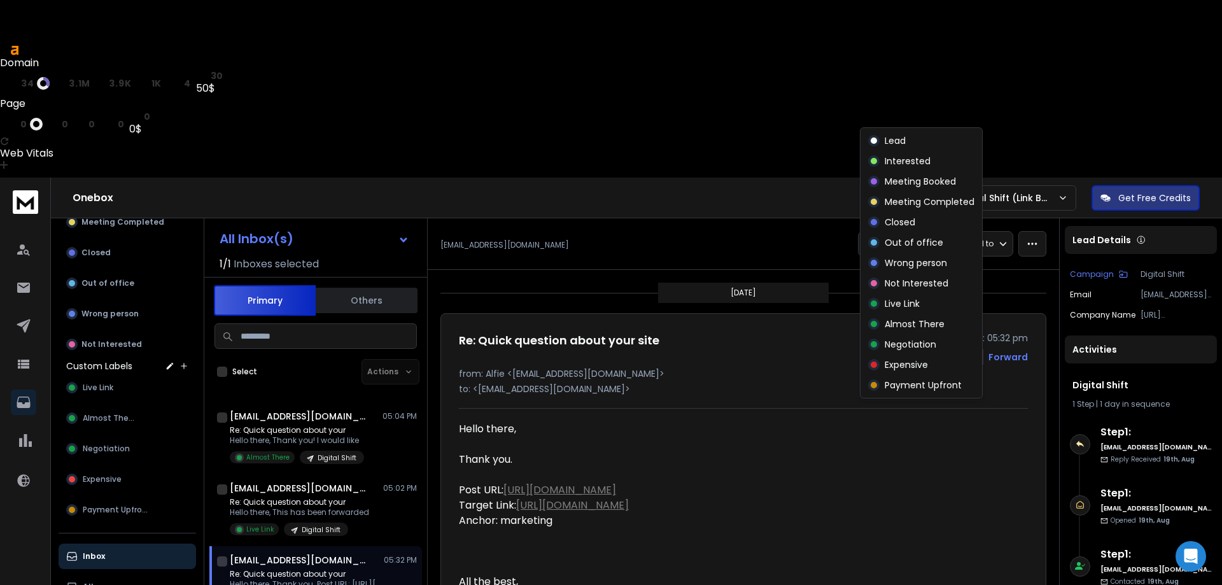
click at [905, 218] on div "duleweboffice@opptrends.com Negotiation Add to Negotiation Add to" at bounding box center [743, 244] width 631 height 52
click at [904, 323] on p "Almost There" at bounding box center [914, 323] width 60 height 13
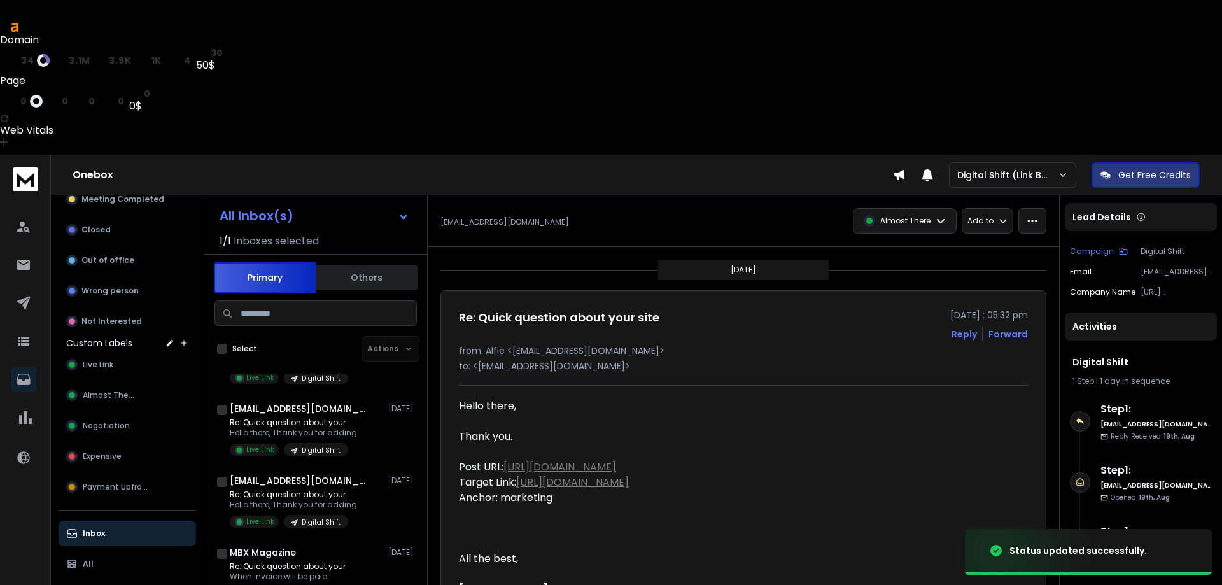
scroll to position [1145, 0]
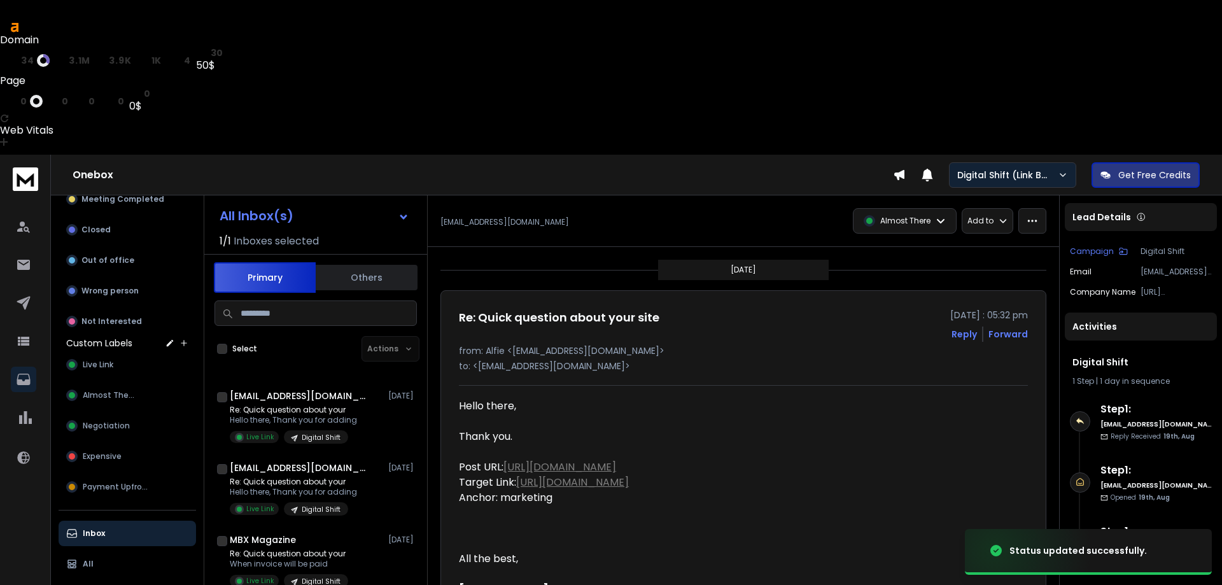
click at [1004, 169] on p "Digital Shift (Link Building)" at bounding box center [1007, 175] width 101 height 13
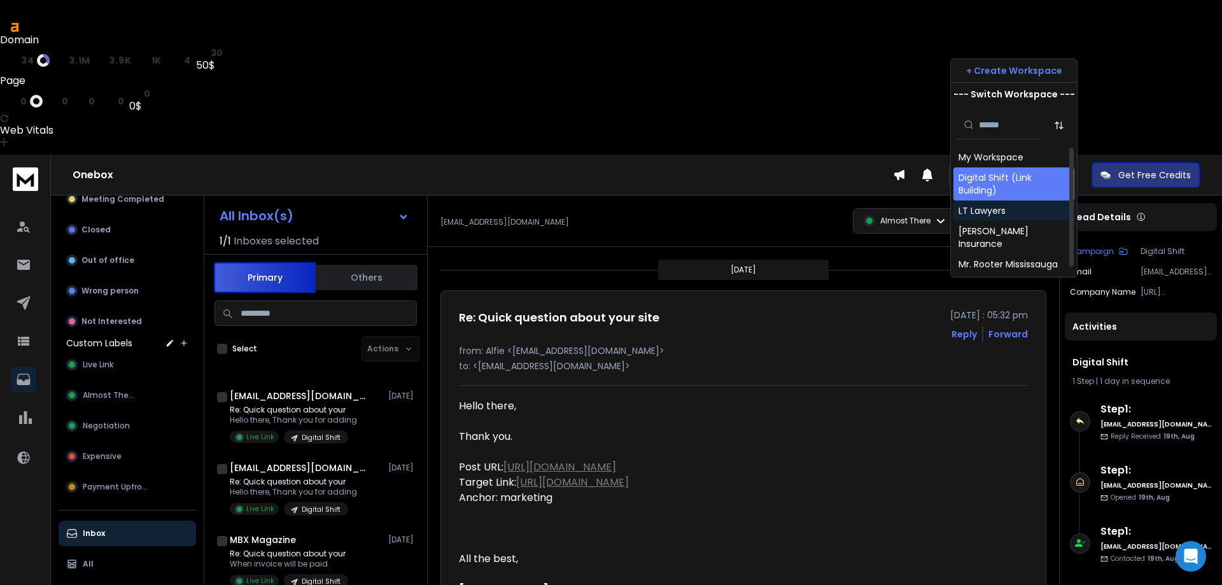
click at [972, 207] on div "LT Lawyers" at bounding box center [981, 210] width 47 height 13
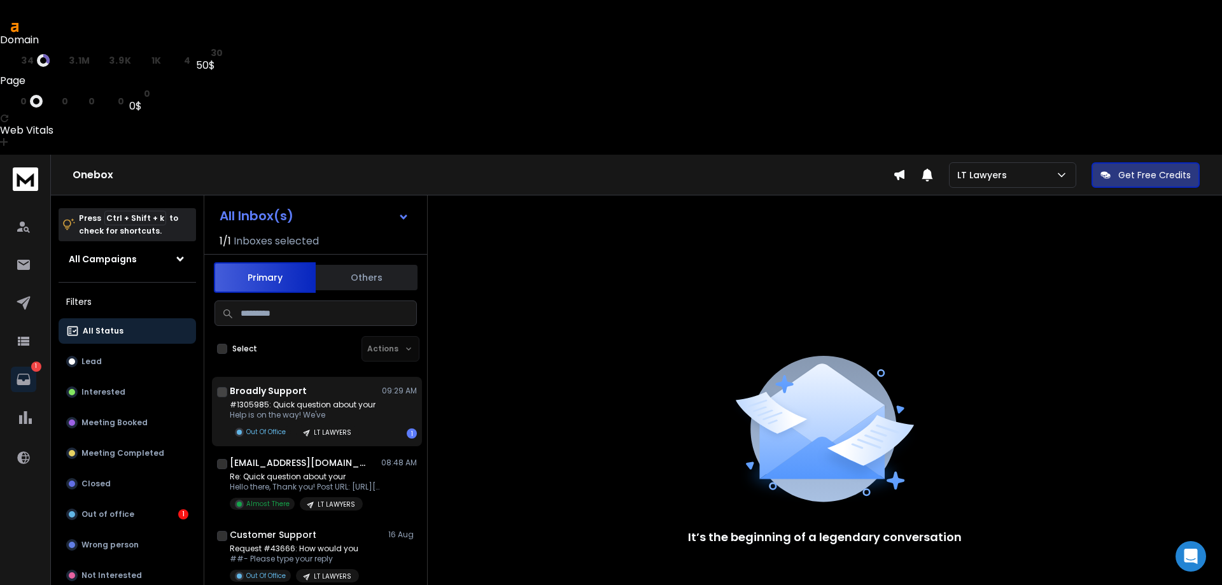
click at [350, 400] on p "#1305985: Quick question about your" at bounding box center [303, 405] width 146 height 10
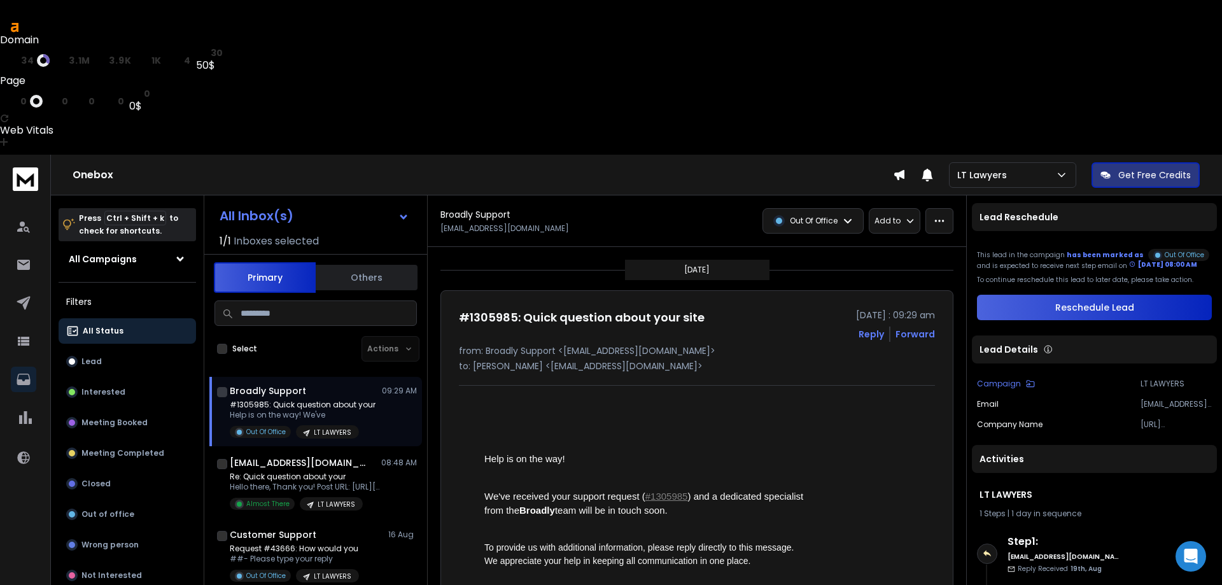
click at [374, 263] on button "Others" at bounding box center [367, 277] width 102 height 28
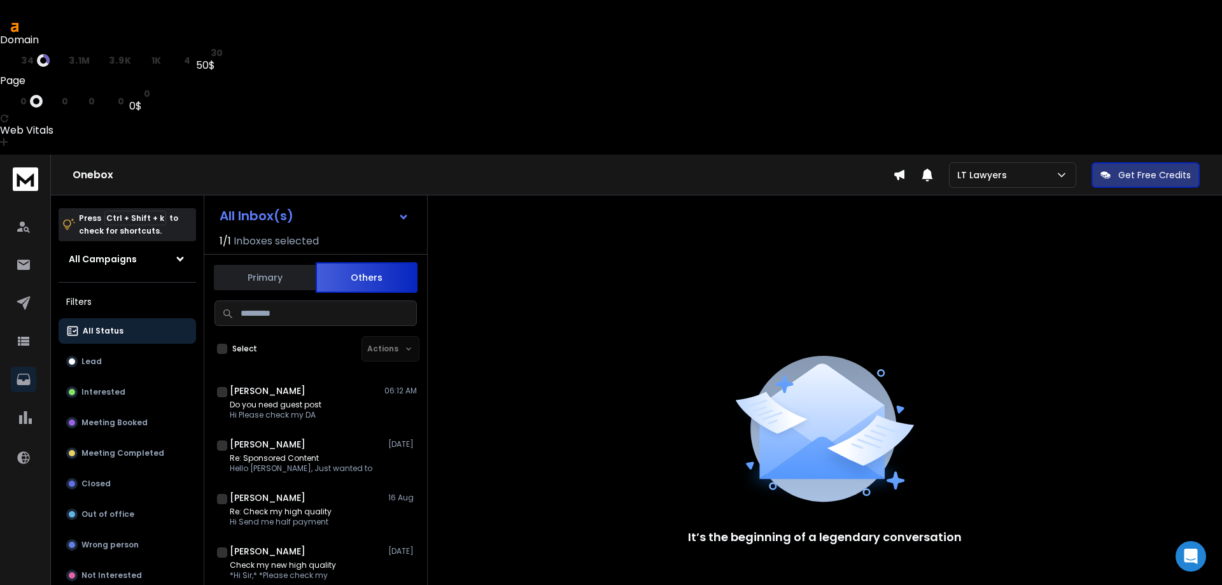
click at [255, 263] on button "Primary" at bounding box center [265, 277] width 102 height 28
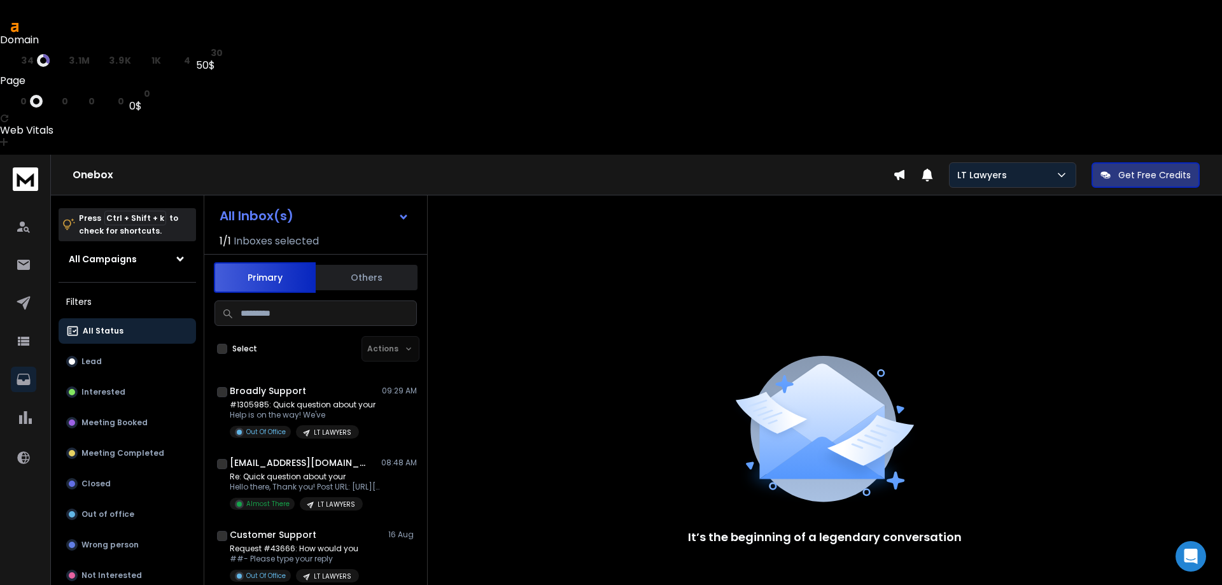
click at [984, 169] on p "LT Lawyers" at bounding box center [984, 175] width 55 height 13
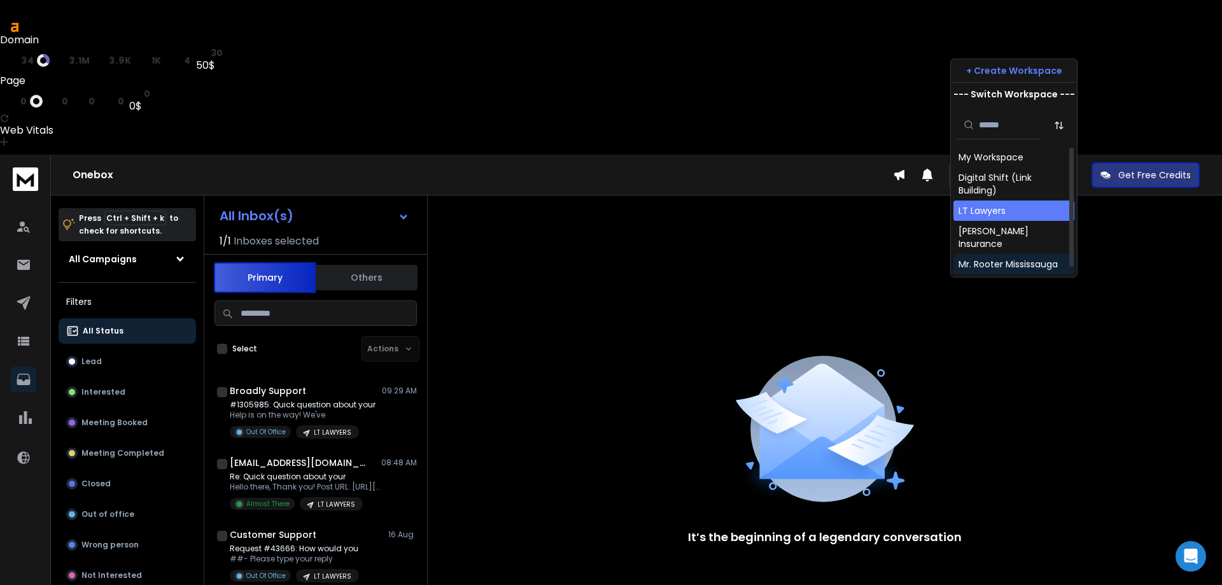
click at [995, 258] on div "Mr. Rooter Mississauga" at bounding box center [1007, 264] width 99 height 13
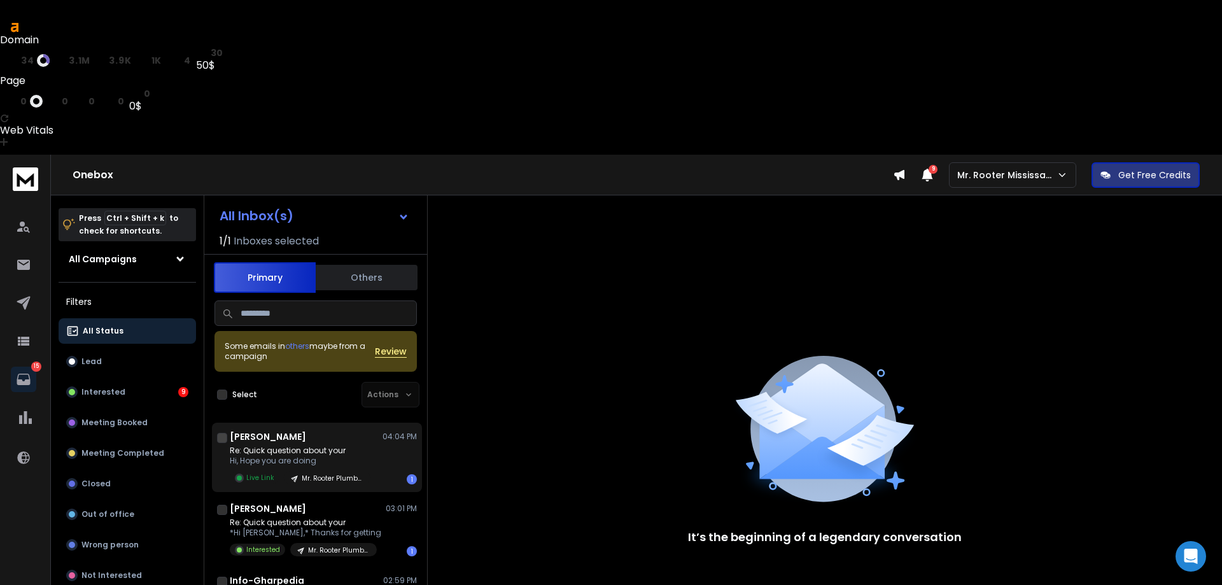
click at [310, 456] on p "Hi, Hope you are doing" at bounding box center [300, 461] width 141 height 10
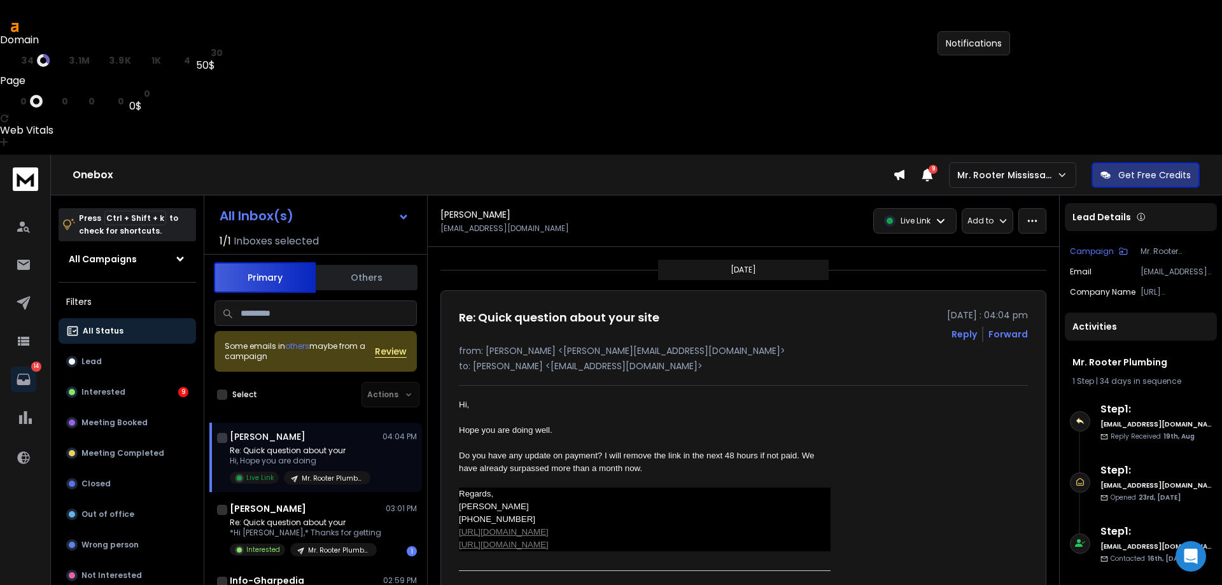
click at [928, 168] on icon at bounding box center [926, 174] width 11 height 13
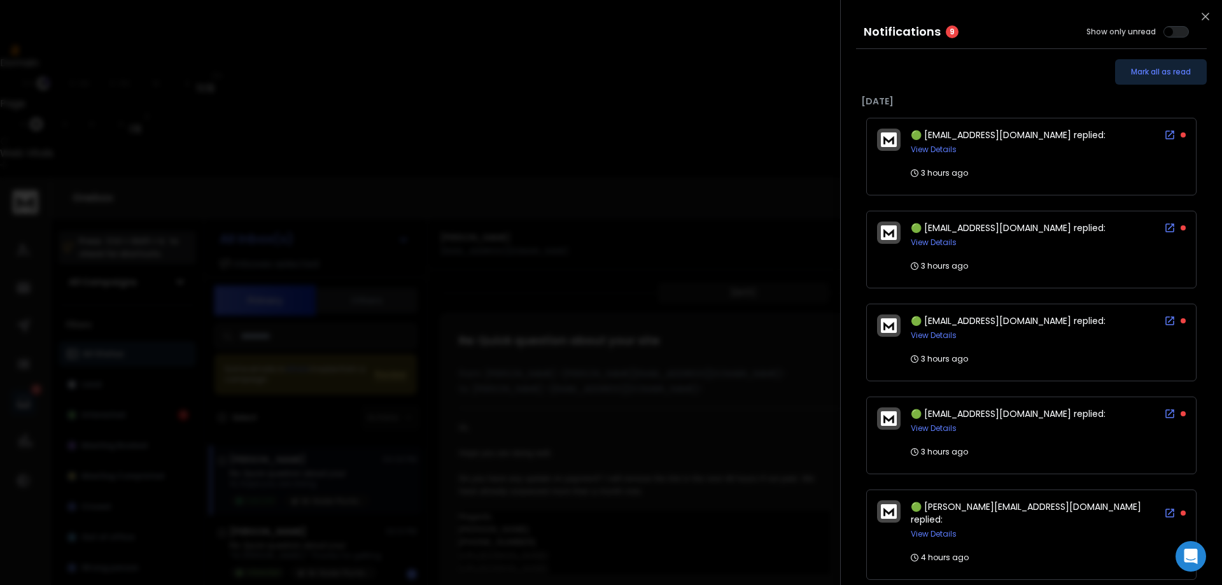
click at [1168, 72] on span "Mark all as read" at bounding box center [1161, 72] width 60 height 10
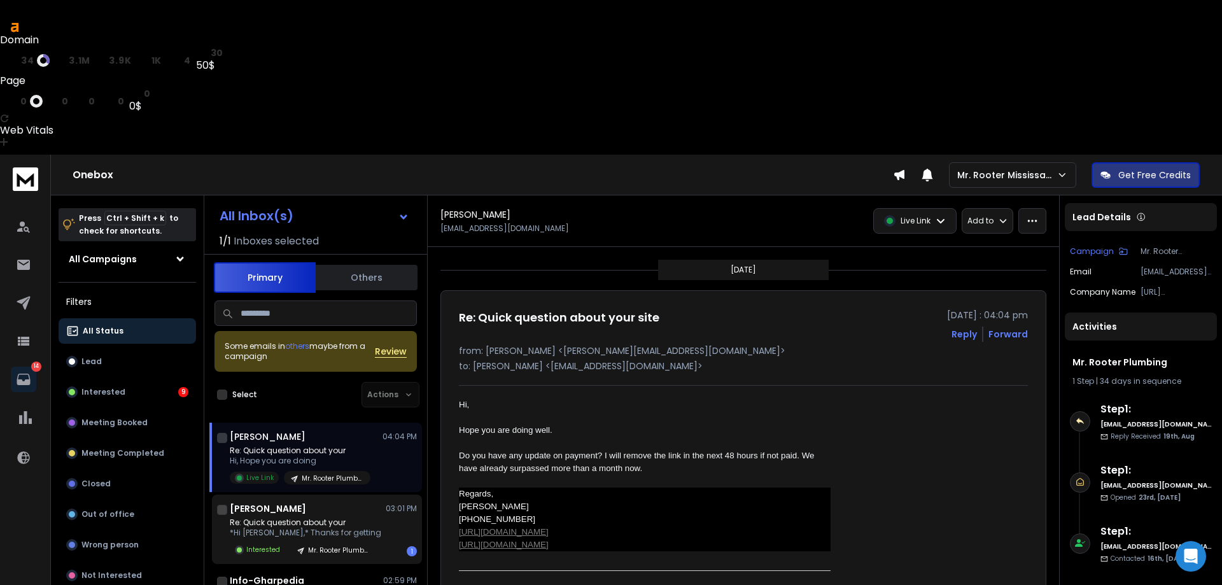
click at [323, 517] on p "Re: Quick question about your" at bounding box center [305, 522] width 151 height 10
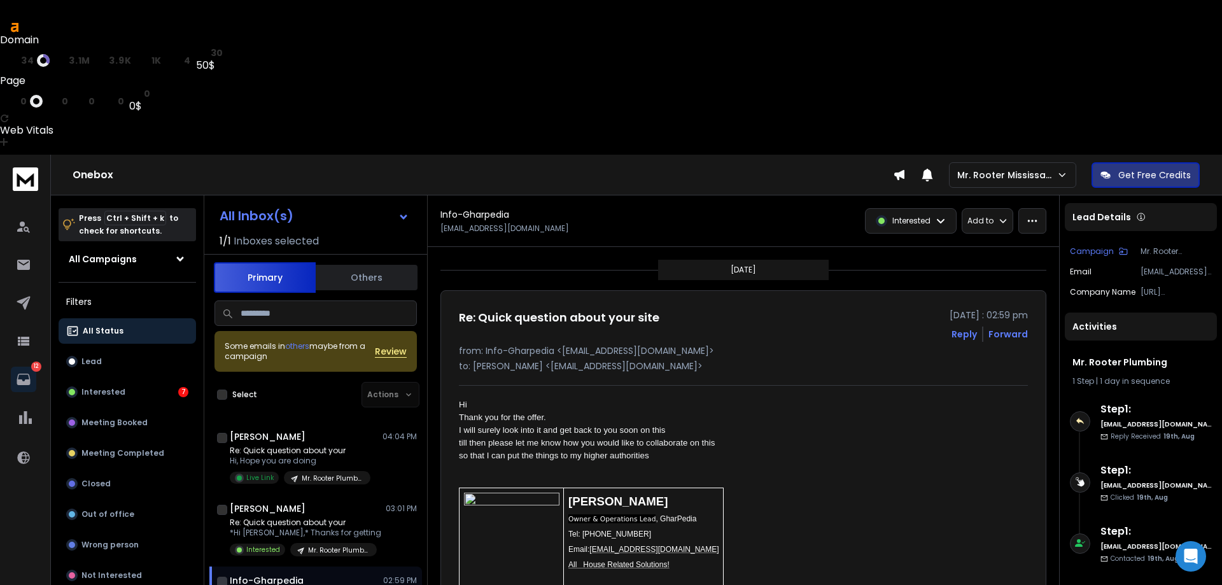
scroll to position [127, 0]
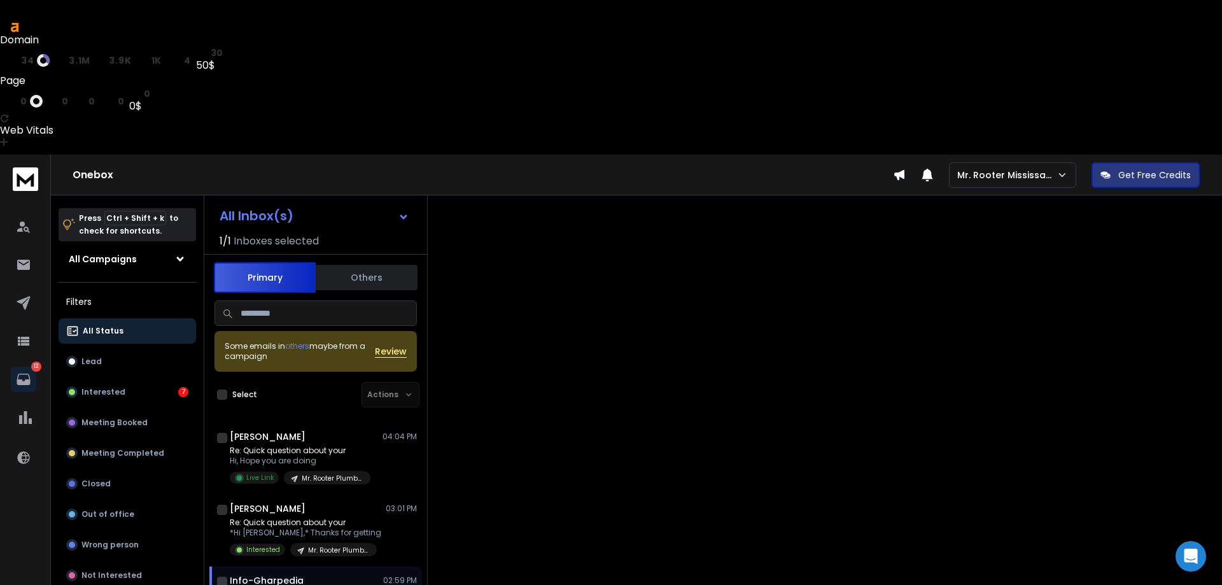
scroll to position [0, 0]
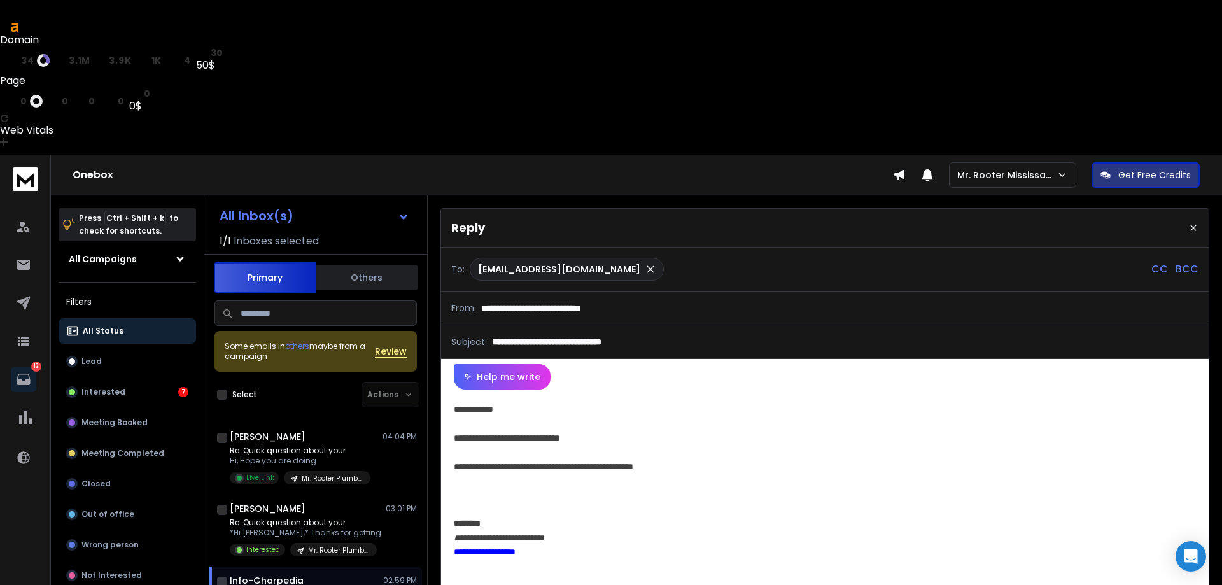
click at [864, 335] on input "**********" at bounding box center [845, 341] width 706 height 13
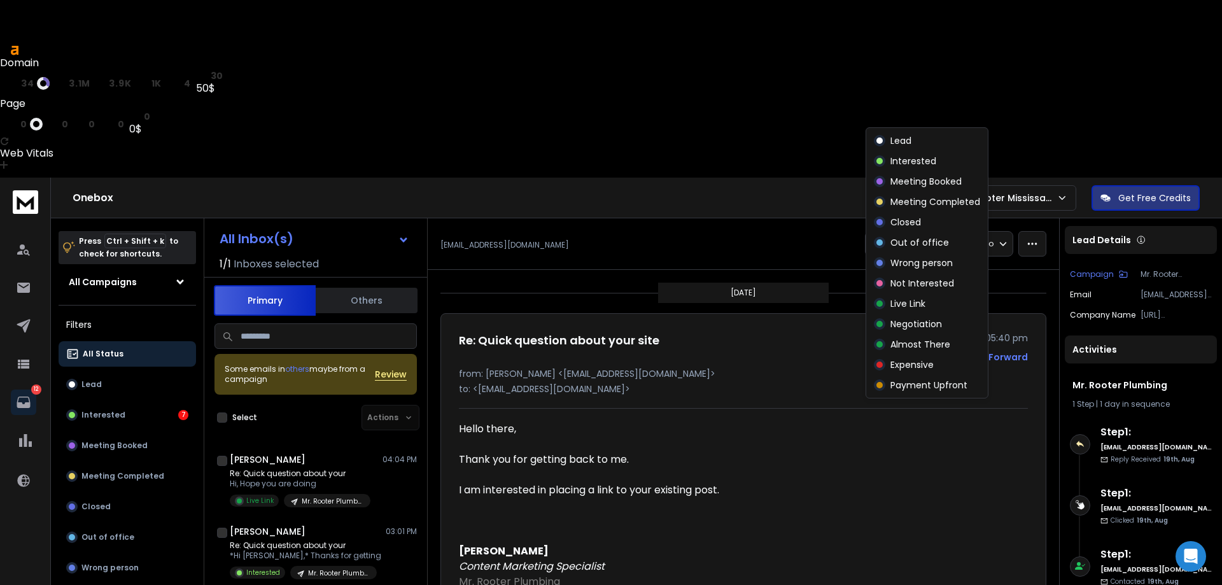
click at [912, 178] on div "Onebox Mr. Rooter Mississauga Get Free Credits Press Ctrl + Shift + k to check …" at bounding box center [611, 490] width 1222 height 625
click at [909, 327] on p "Negotiation" at bounding box center [916, 323] width 52 height 13
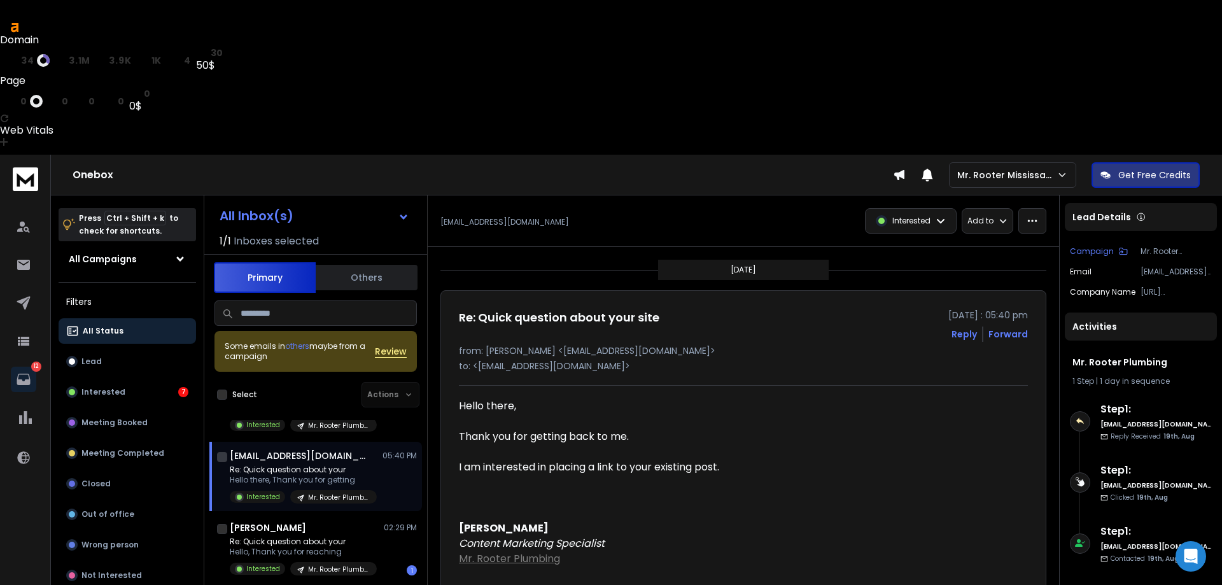
scroll to position [127, 0]
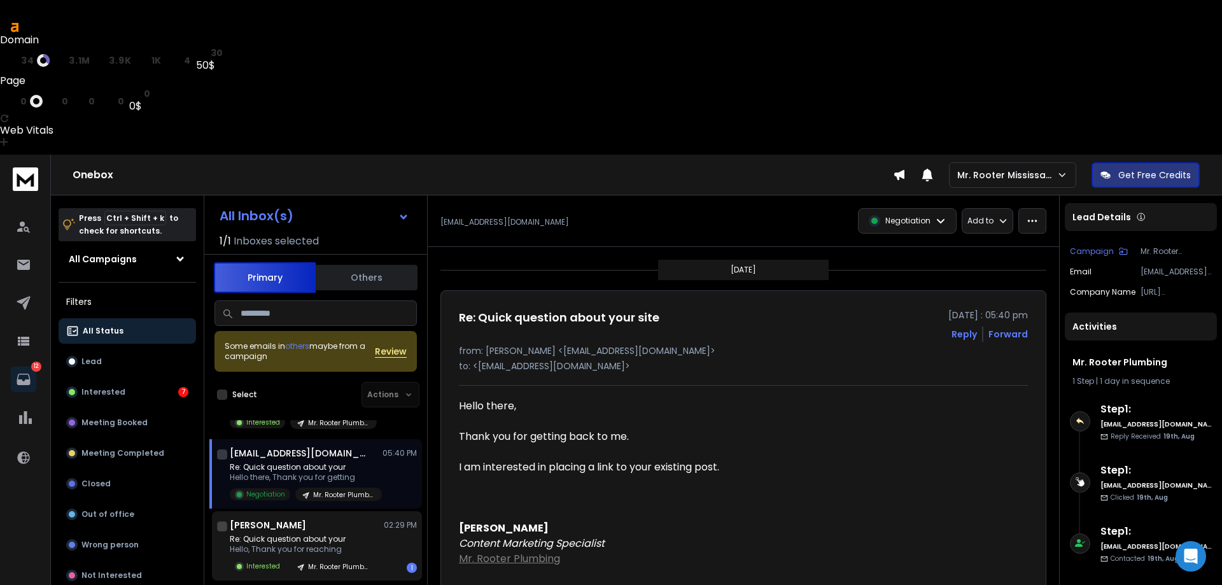
click at [358, 534] on p "Re: Quick question about your" at bounding box center [303, 539] width 147 height 10
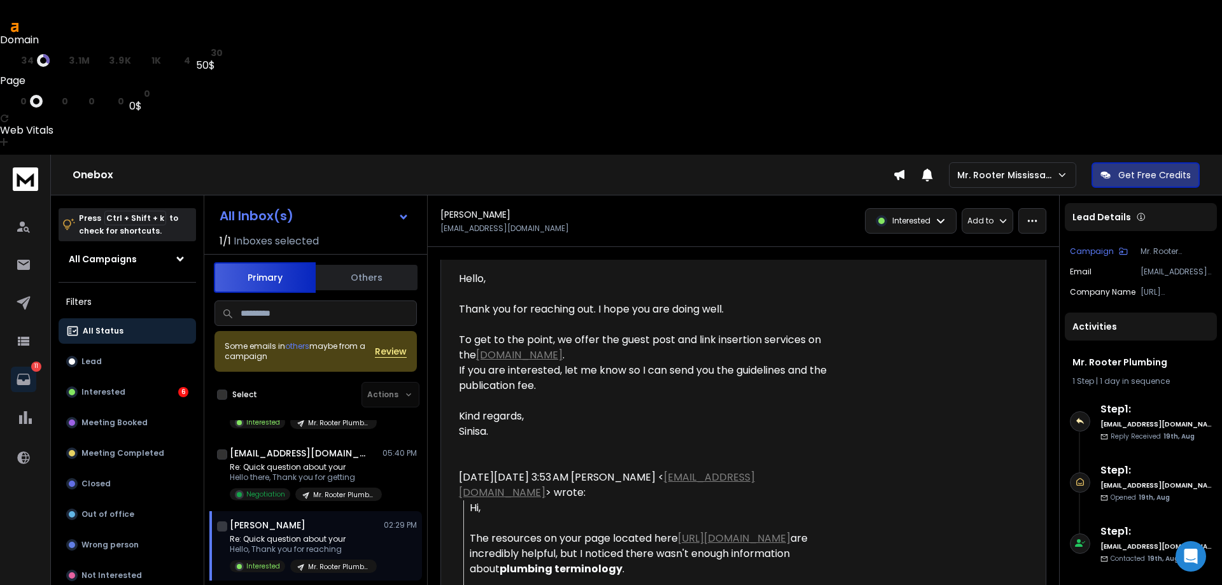
scroll to position [191, 0]
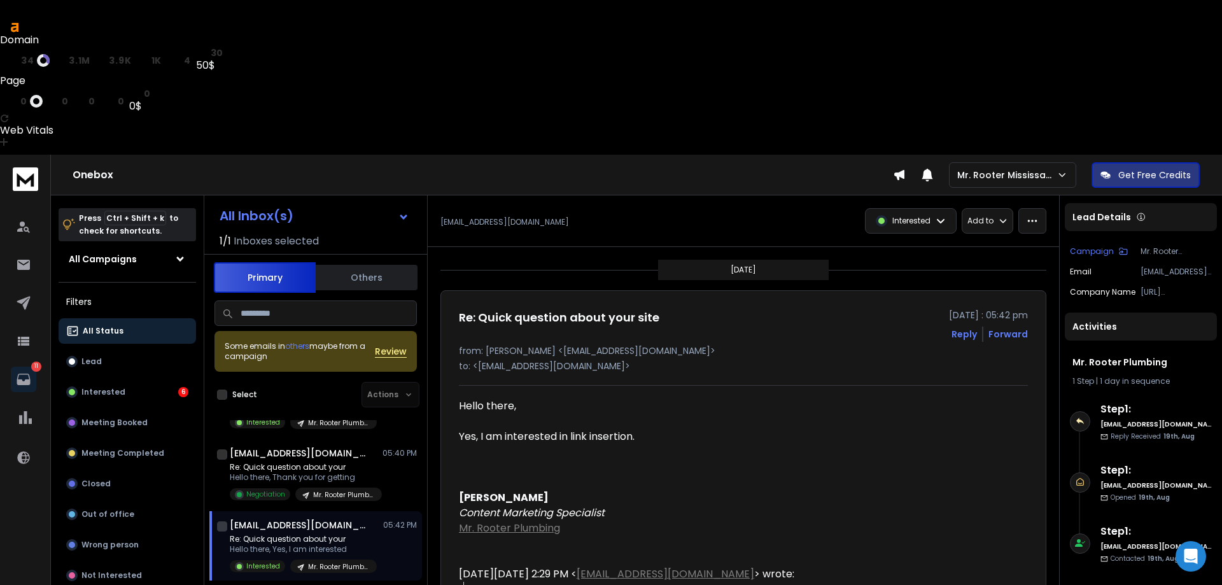
click at [907, 195] on div "[EMAIL_ADDRESS][DOMAIN_NAME] Interested Add to Interested Add to" at bounding box center [743, 221] width 631 height 52
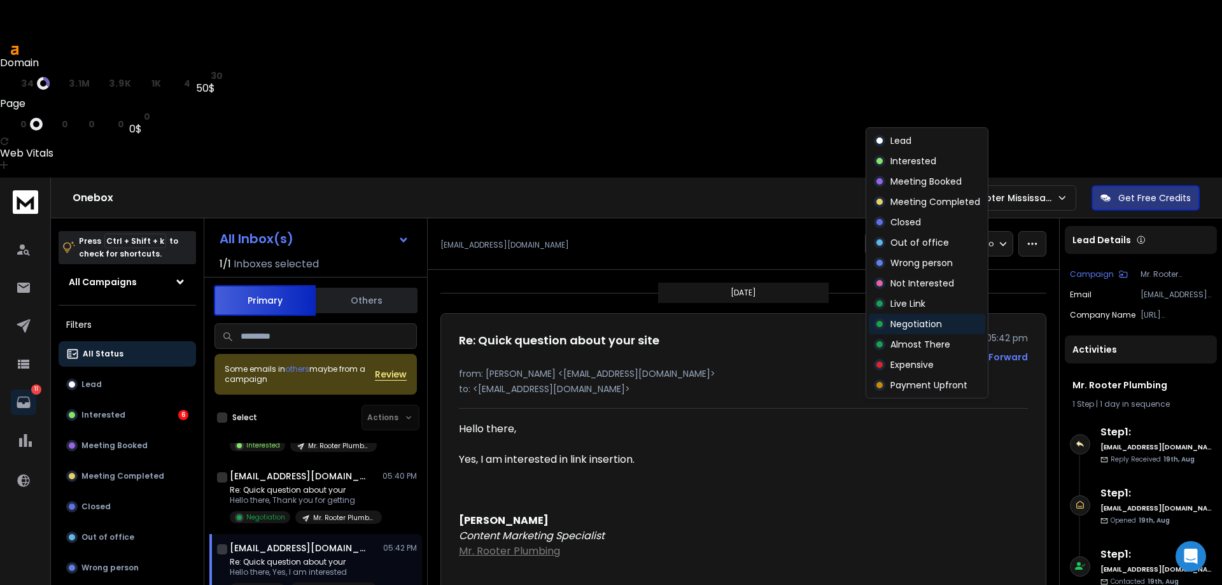
click at [912, 317] on p "Negotiation" at bounding box center [916, 323] width 52 height 13
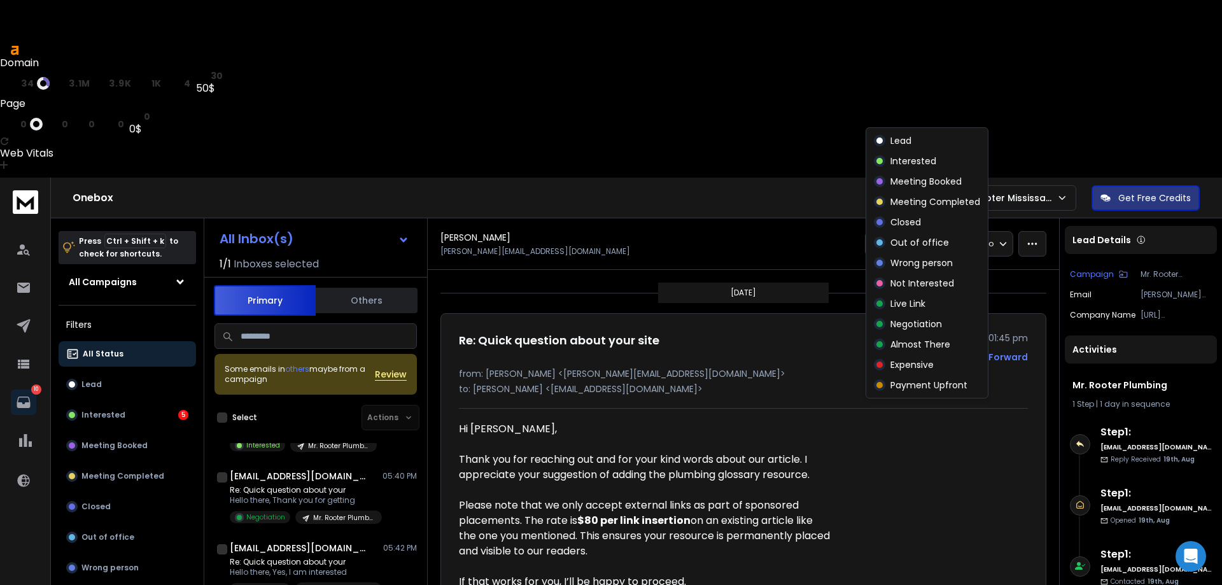
click at [914, 218] on div "[PERSON_NAME] [PERSON_NAME] [PERSON_NAME][EMAIL_ADDRESS][DOMAIN_NAME] Intereste…" at bounding box center [743, 244] width 631 height 52
click at [910, 358] on p "Expensive" at bounding box center [911, 364] width 43 height 13
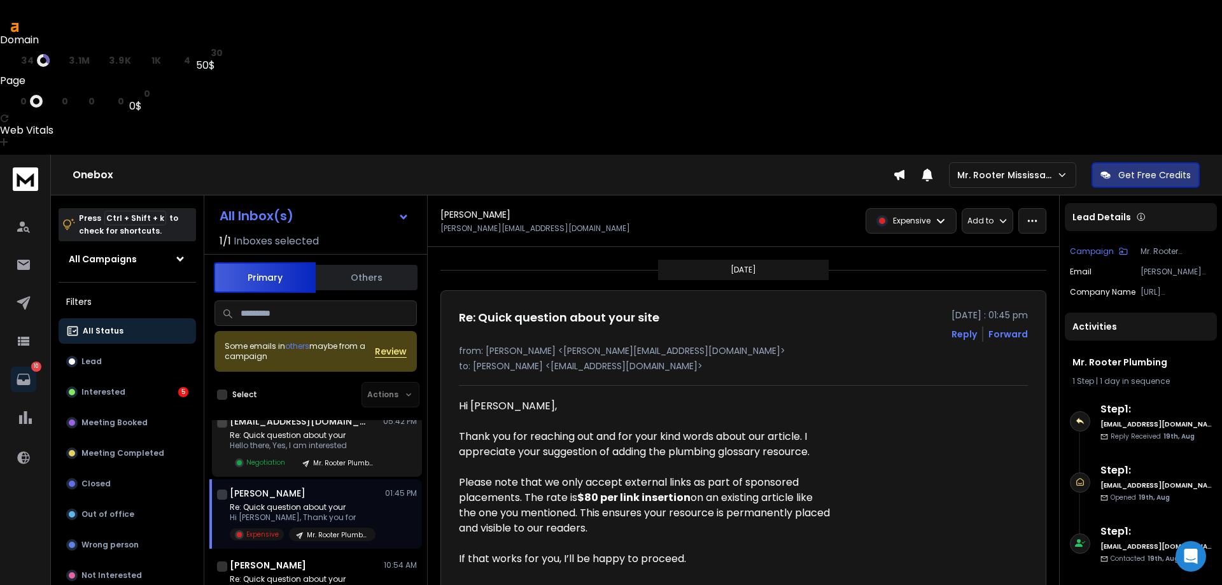
scroll to position [255, 0]
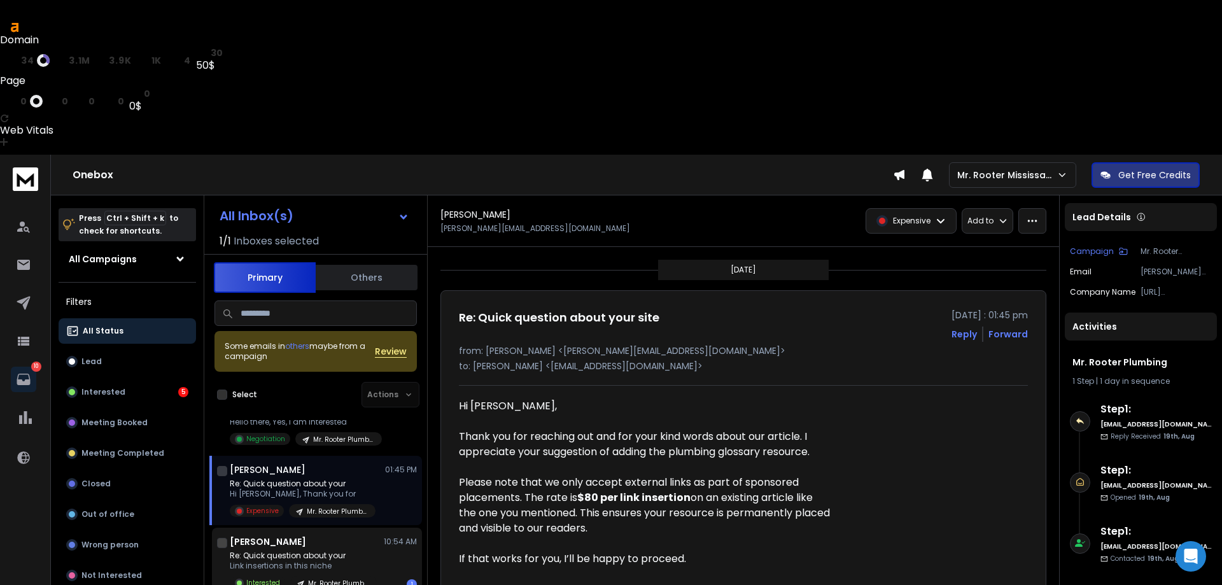
click at [333, 550] on p "Re: Quick question about your" at bounding box center [303, 555] width 147 height 10
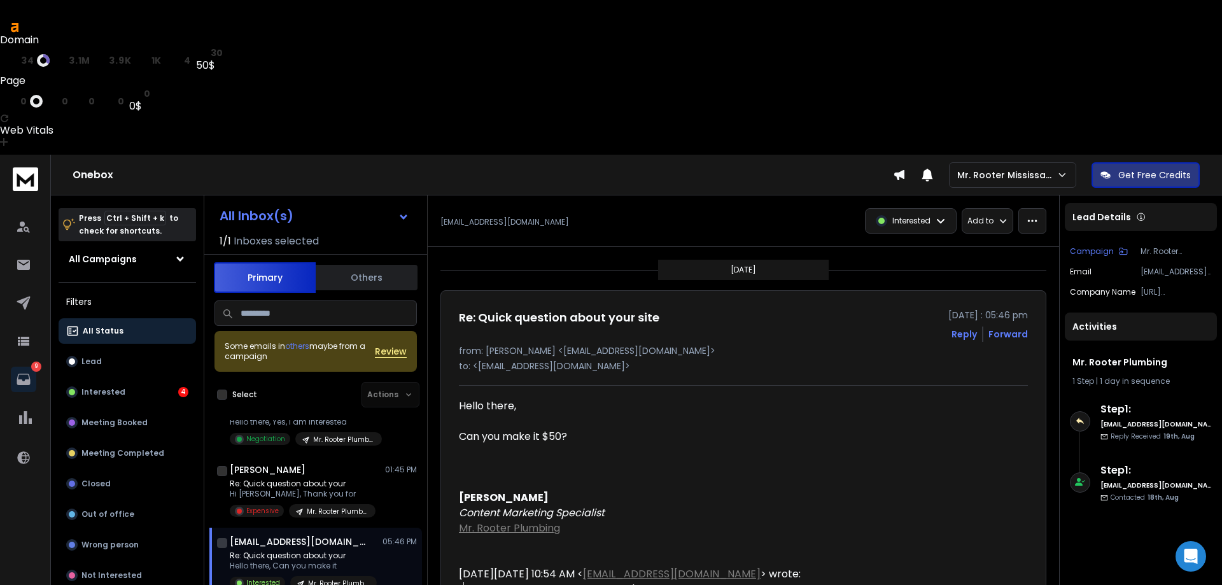
click at [907, 155] on div "Onebox Mr. Rooter Mississauga Get Free Credits Press Ctrl + Shift + k to check …" at bounding box center [611, 467] width 1222 height 625
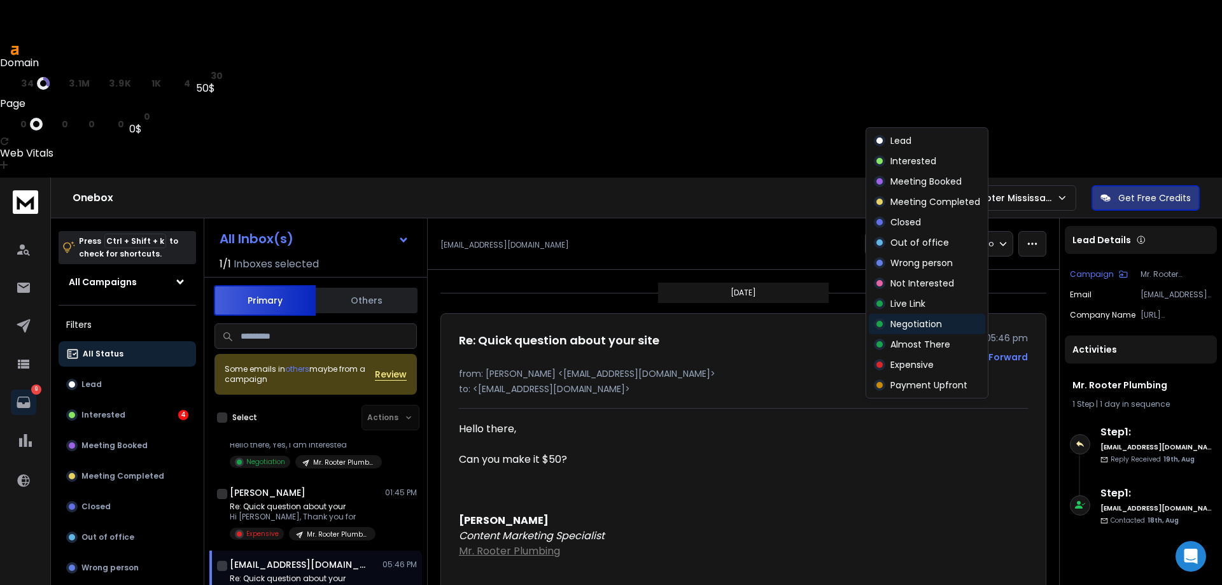
click at [910, 325] on p "Negotiation" at bounding box center [916, 323] width 52 height 13
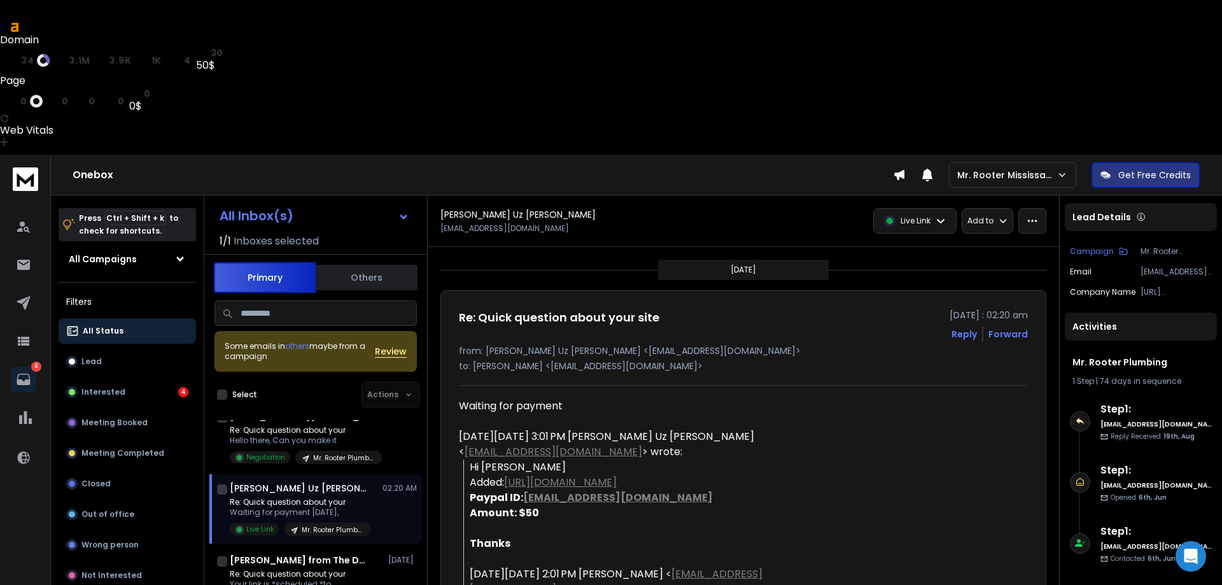
scroll to position [382, 0]
click at [363, 577] on p "Your link is *scheduled *to" at bounding box center [300, 582] width 141 height 10
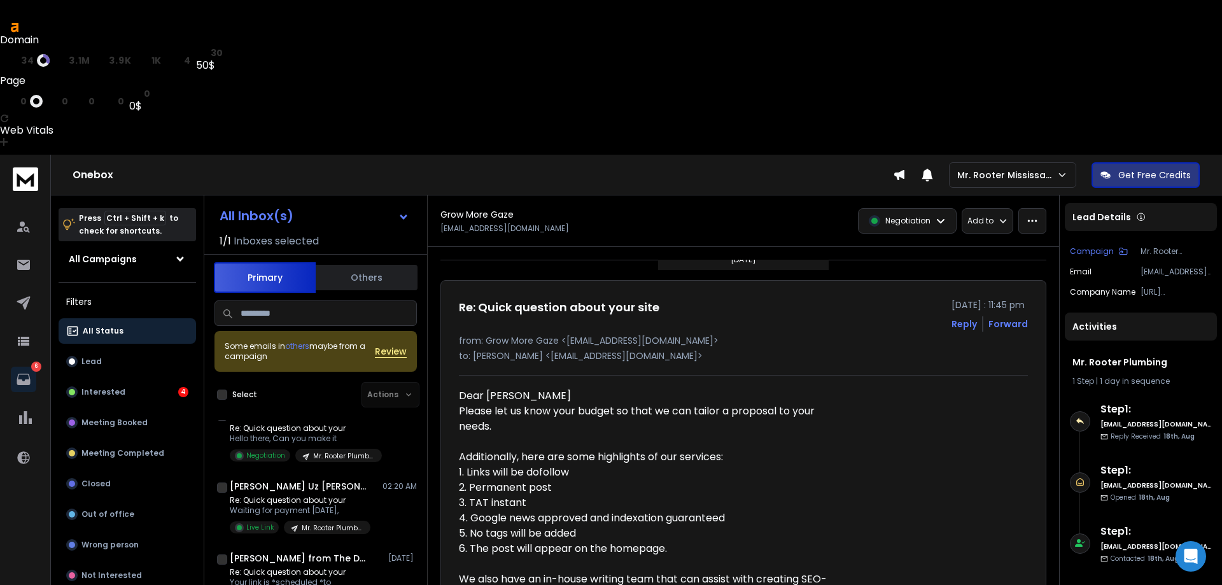
scroll to position [0, 0]
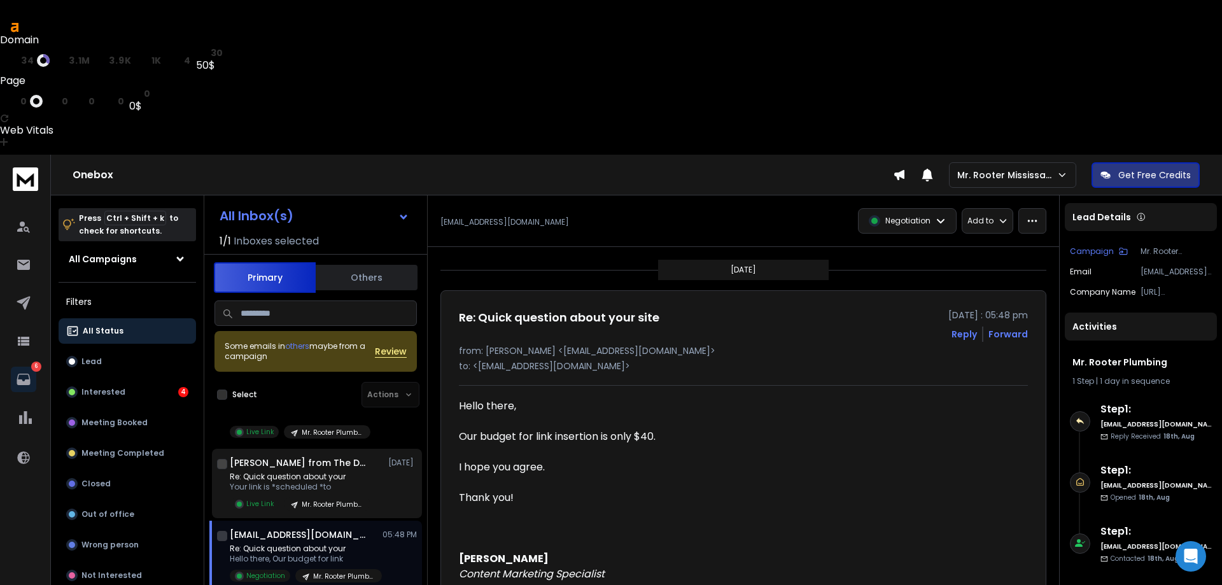
scroll to position [509, 0]
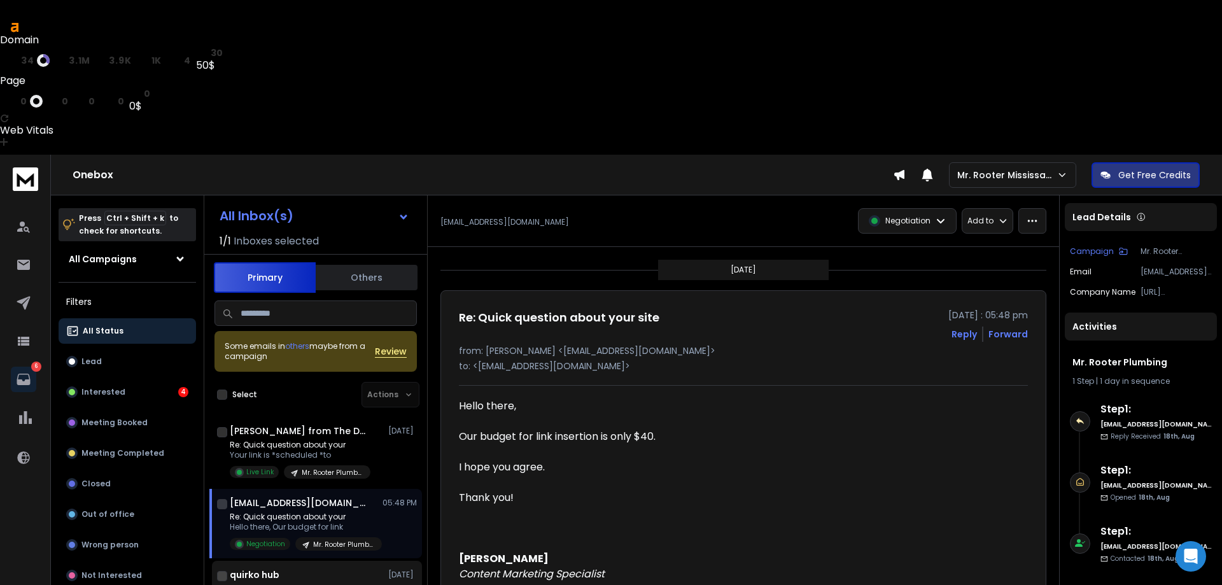
click at [347, 583] on p "Re: Quick question about your" at bounding box center [303, 588] width 147 height 10
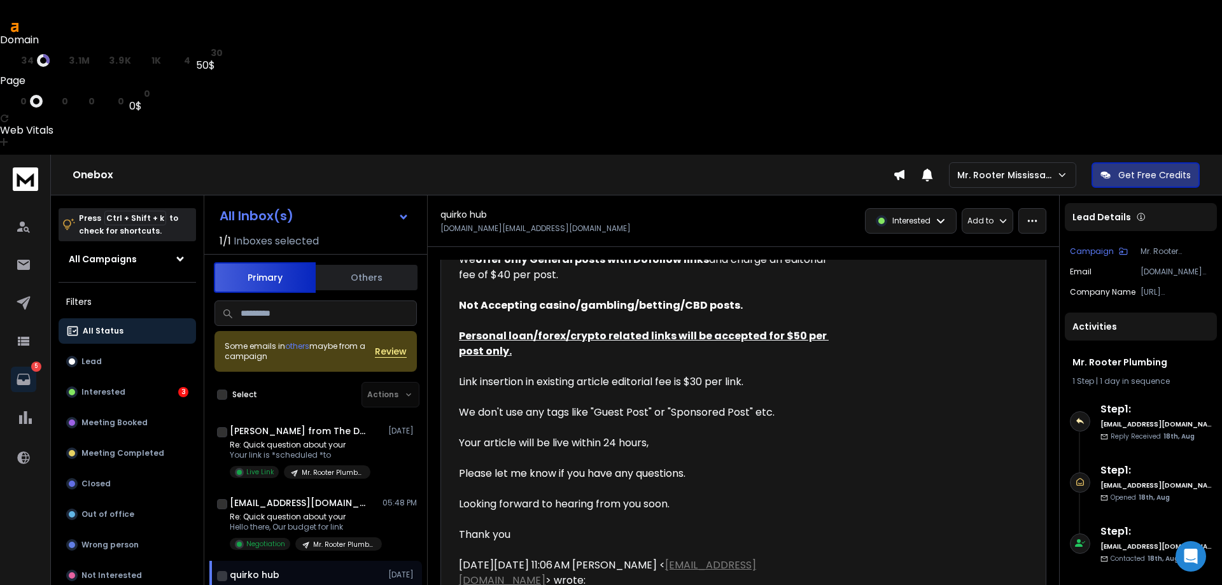
scroll to position [382, 0]
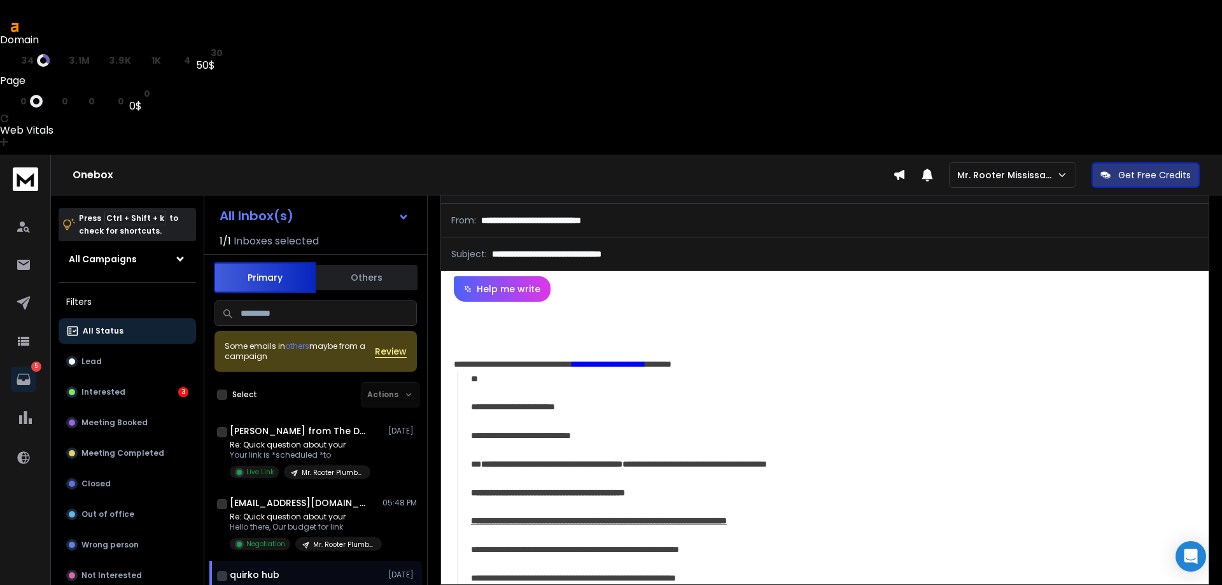
scroll to position [0, 0]
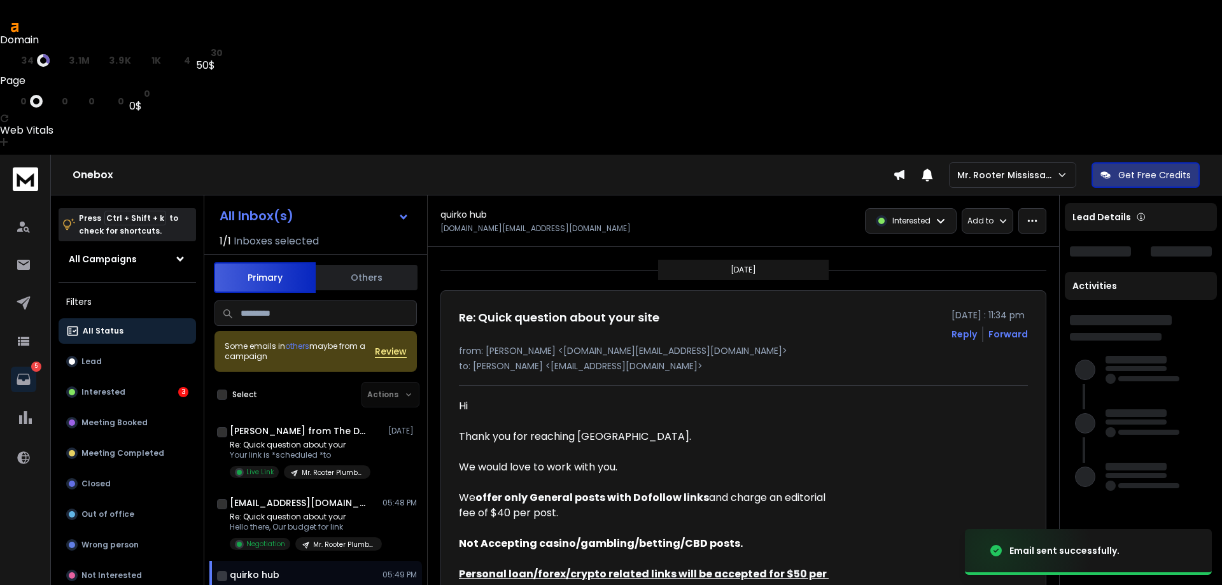
click at [898, 195] on div "quirko hub quirko hub [DOMAIN_NAME][EMAIL_ADDRESS][DOMAIN_NAME] Interested Add …" at bounding box center [743, 221] width 631 height 52
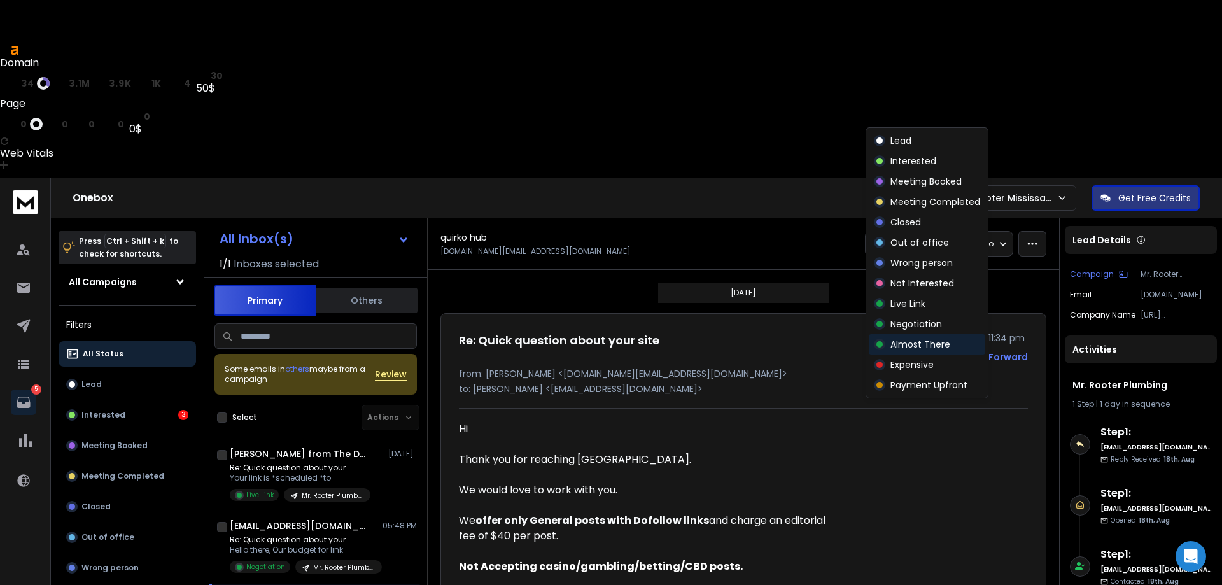
click at [914, 343] on p "Almost There" at bounding box center [920, 344] width 60 height 13
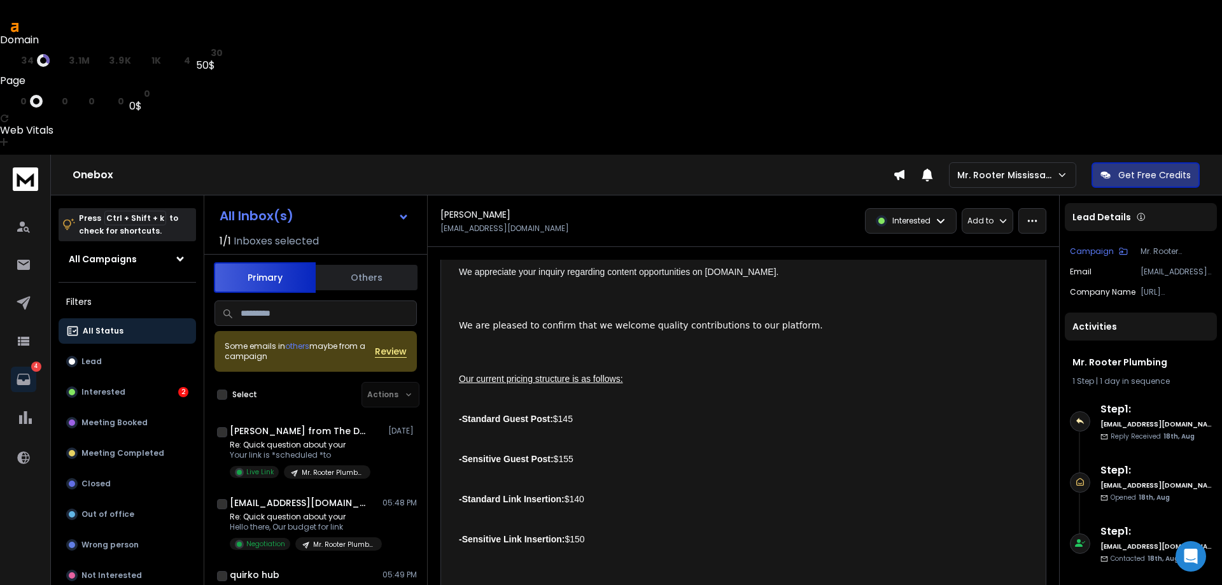
scroll to position [255, 0]
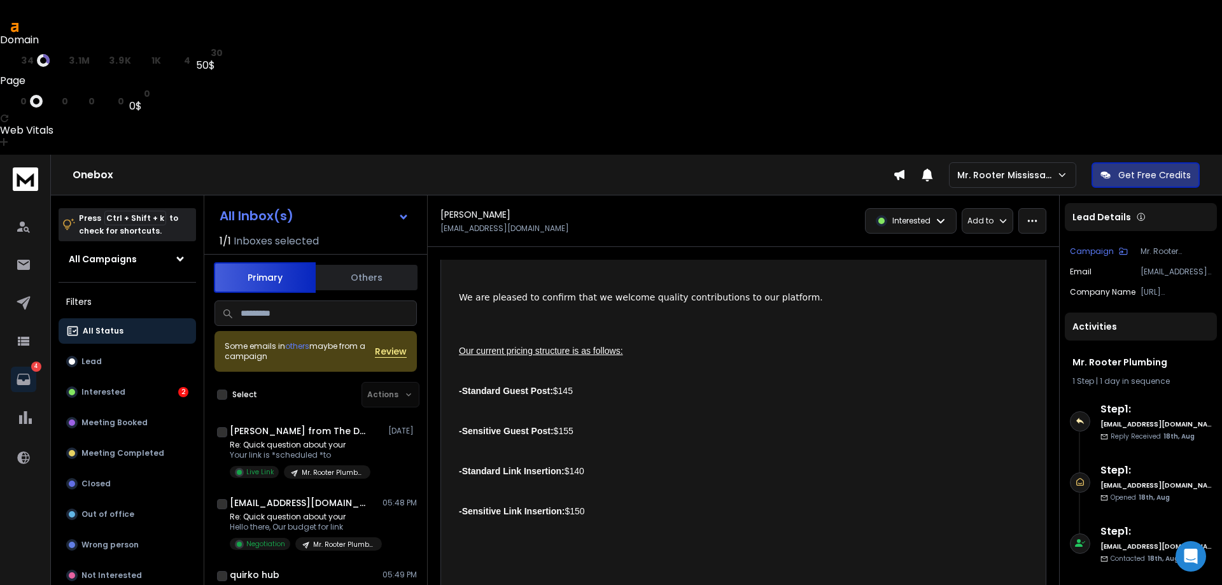
click at [924, 195] on div "[PERSON_NAME] [PERSON_NAME] [EMAIL_ADDRESS][DOMAIN_NAME] Interested Add to Inte…" at bounding box center [743, 221] width 631 height 52
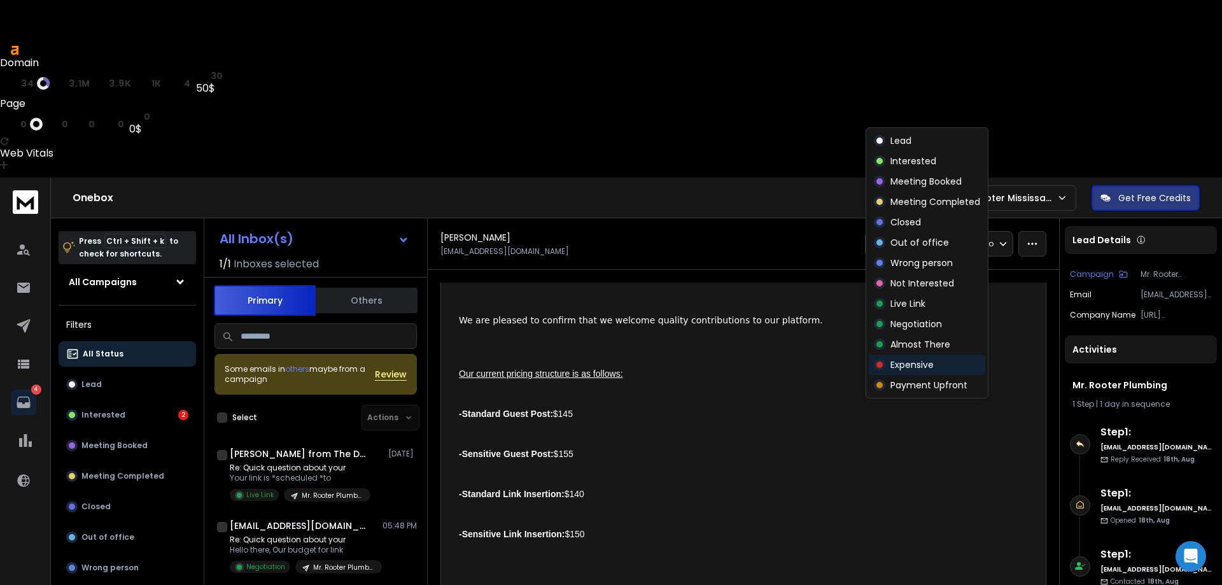
click at [907, 361] on p "Expensive" at bounding box center [911, 364] width 43 height 13
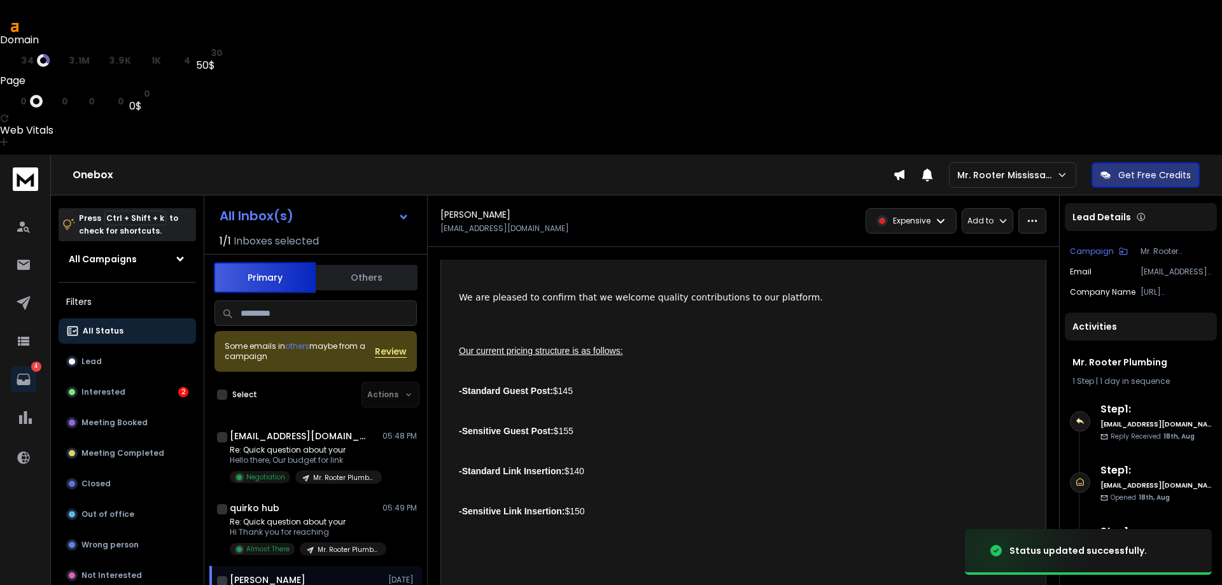
scroll to position [636, 0]
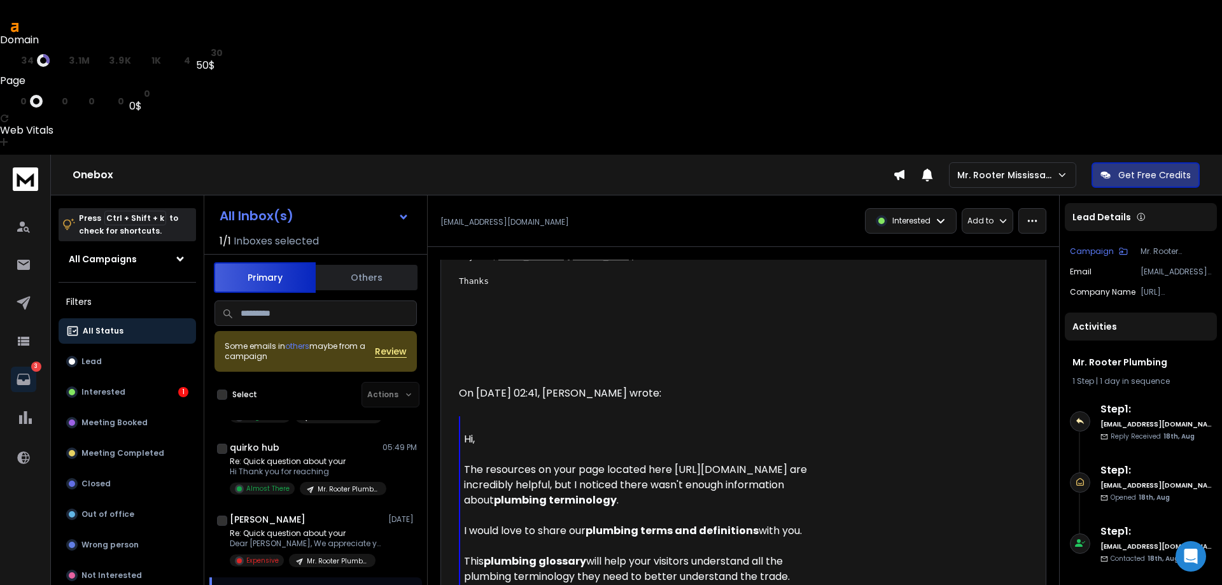
scroll to position [255, 0]
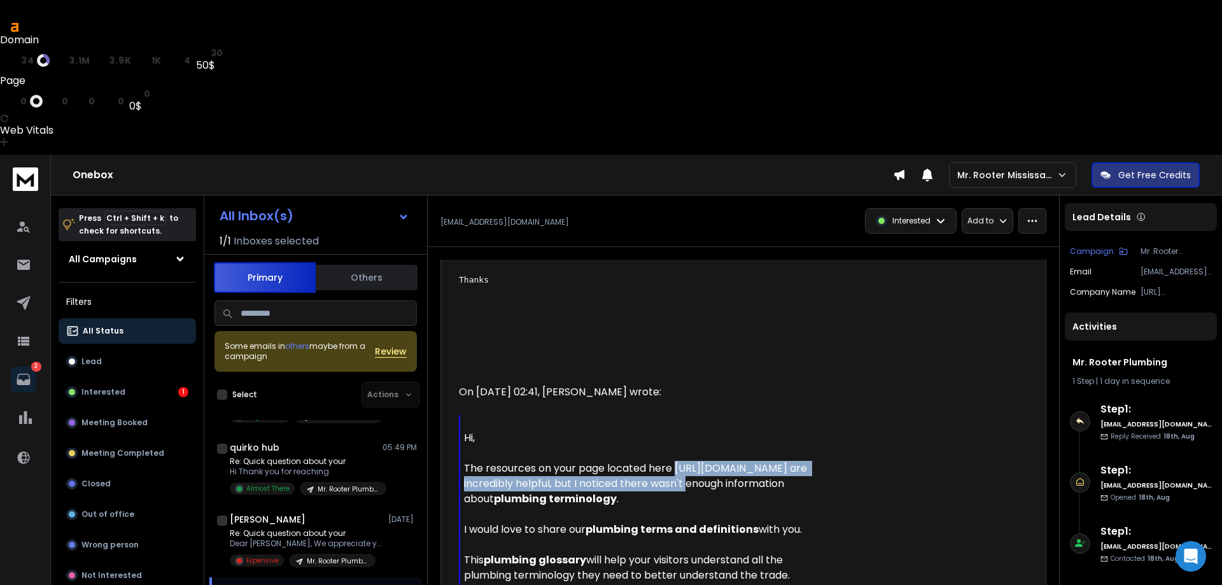
drag, startPoint x: 464, startPoint y: 349, endPoint x: 503, endPoint y: 363, distance: 41.9
copy div "[URL][DOMAIN_NAME]"
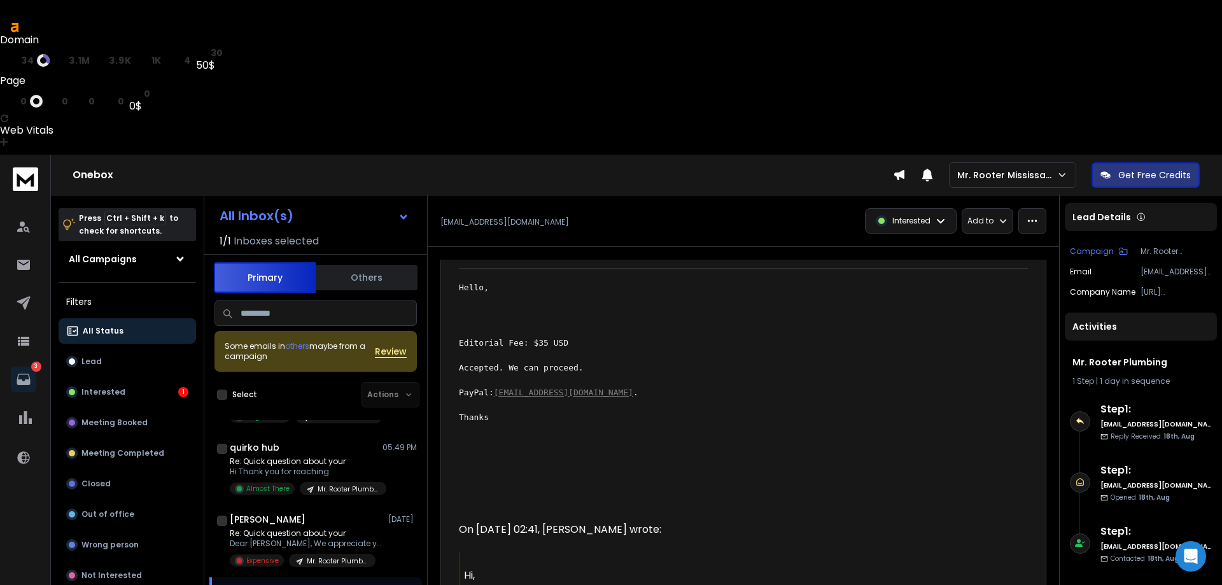
scroll to position [0, 0]
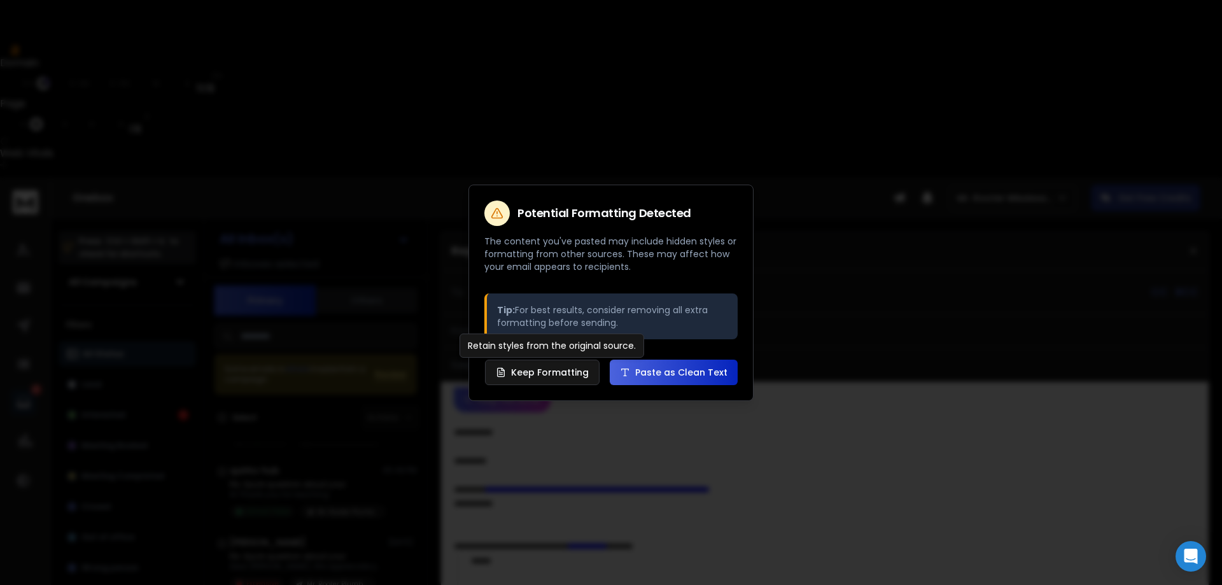
click at [485, 359] on button "Keep Formatting" at bounding box center [542, 371] width 115 height 25
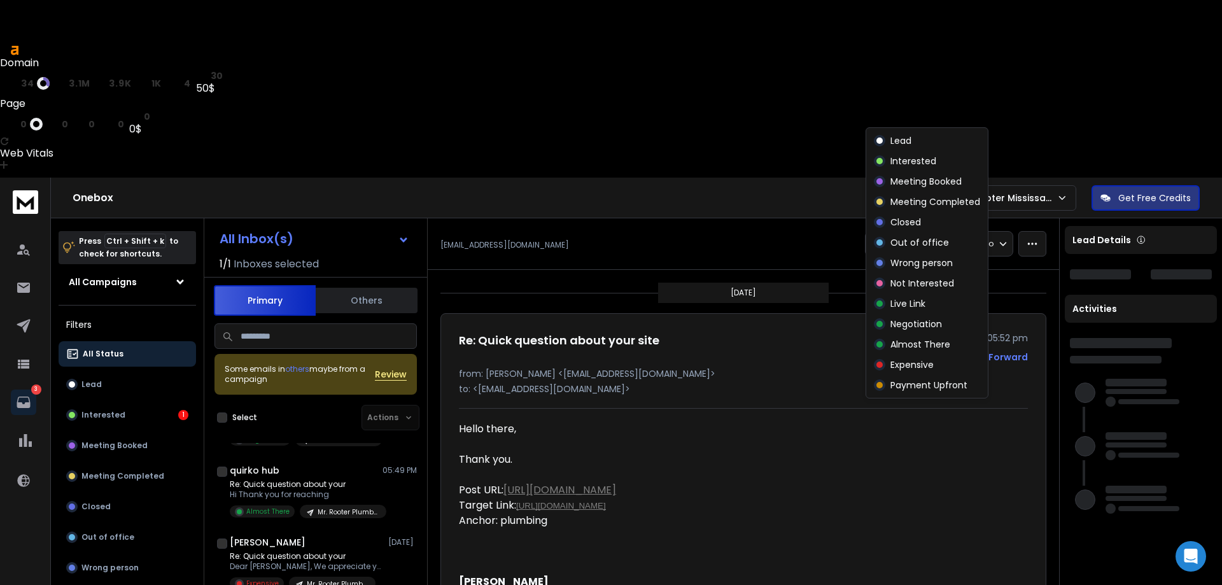
click at [897, 218] on div "[EMAIL_ADDRESS][DOMAIN_NAME] Interested Add to Interested Add to" at bounding box center [743, 244] width 631 height 52
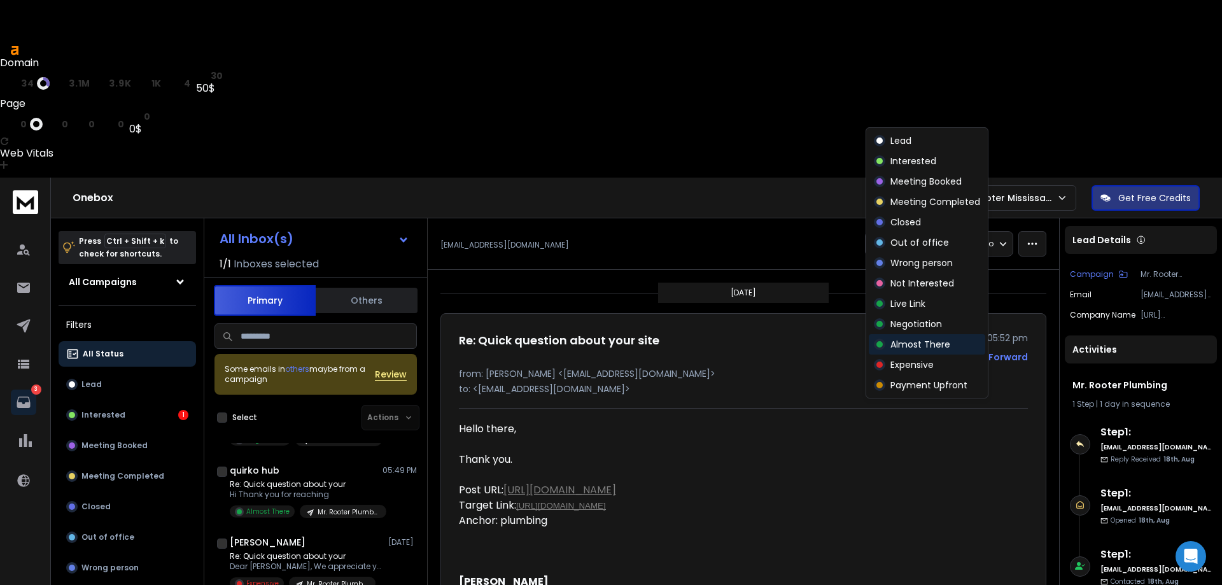
click at [900, 340] on p "Almost There" at bounding box center [920, 344] width 60 height 13
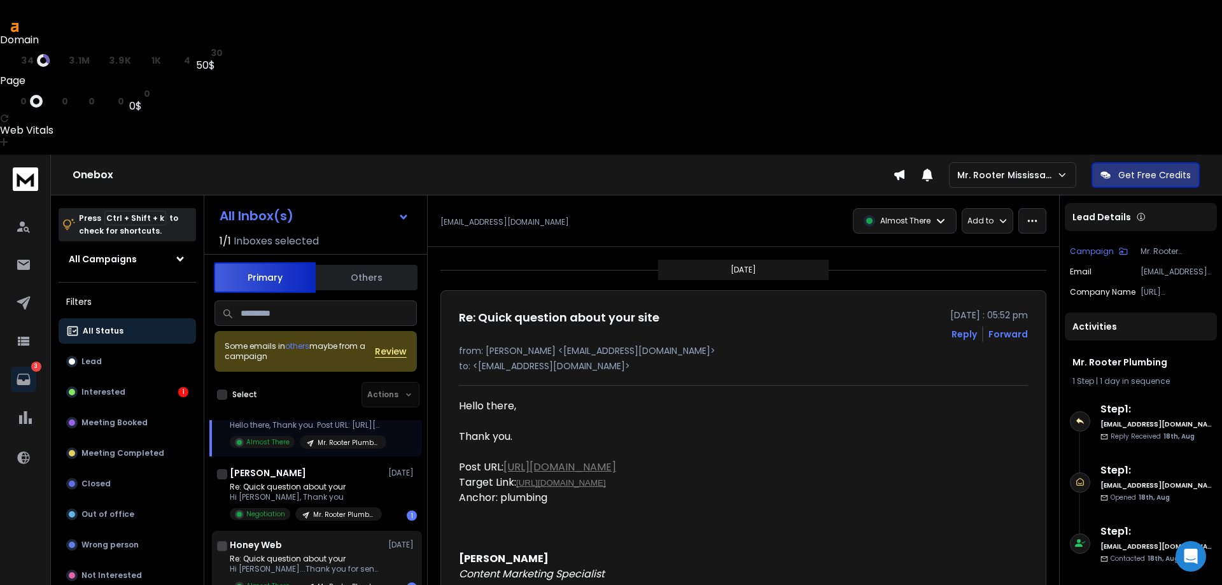
scroll to position [891, 0]
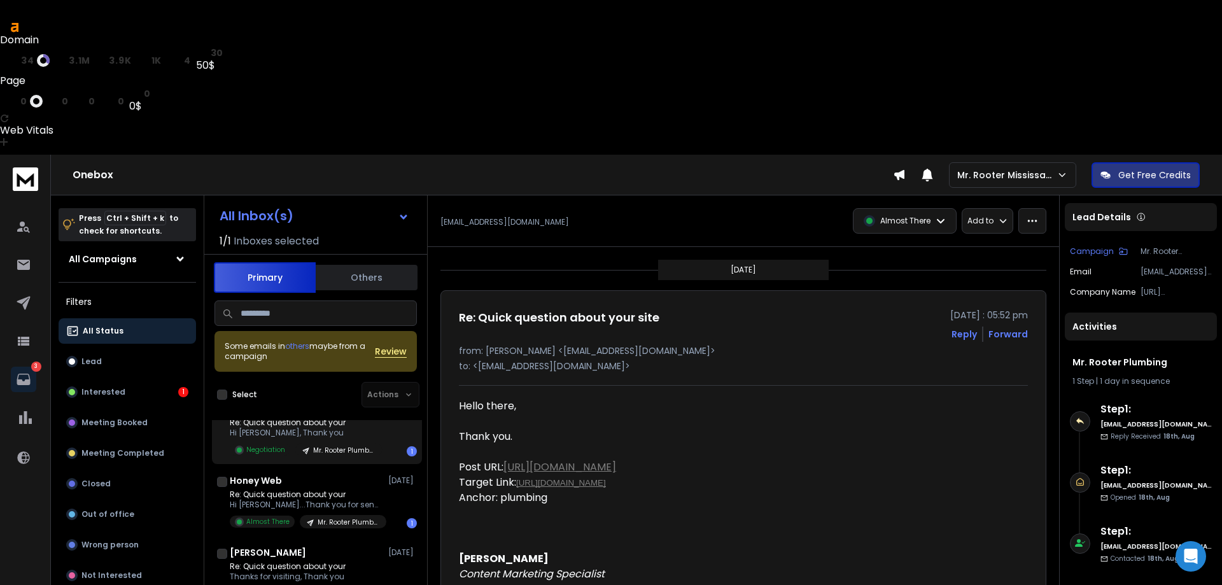
click at [352, 443] on div "Mr. Rooter Plumbing" at bounding box center [338, 449] width 87 height 13
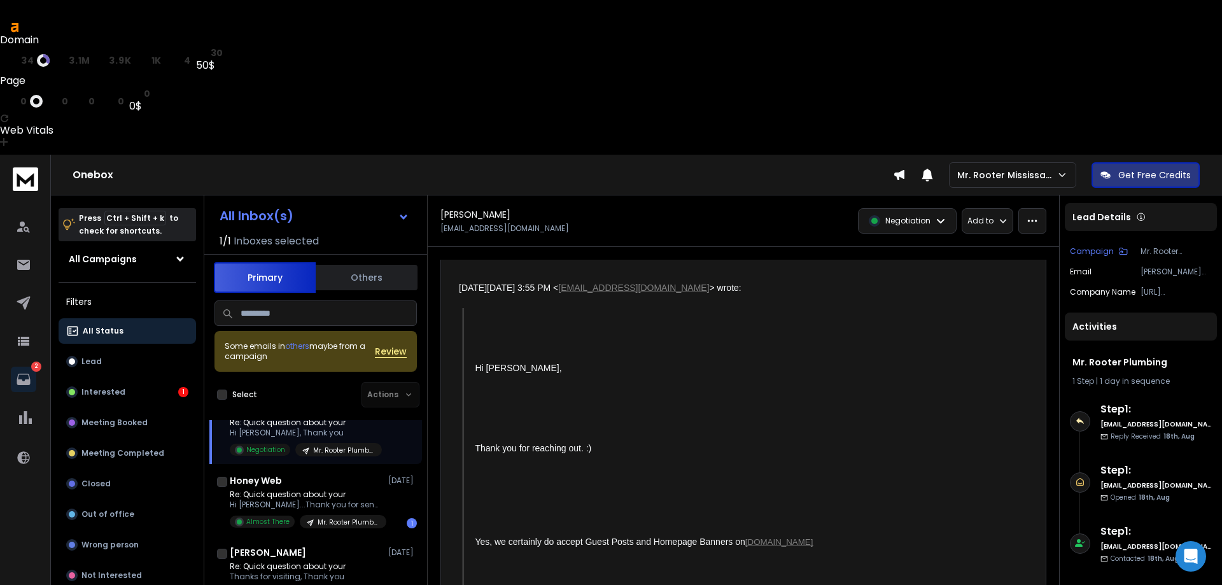
scroll to position [1336, 0]
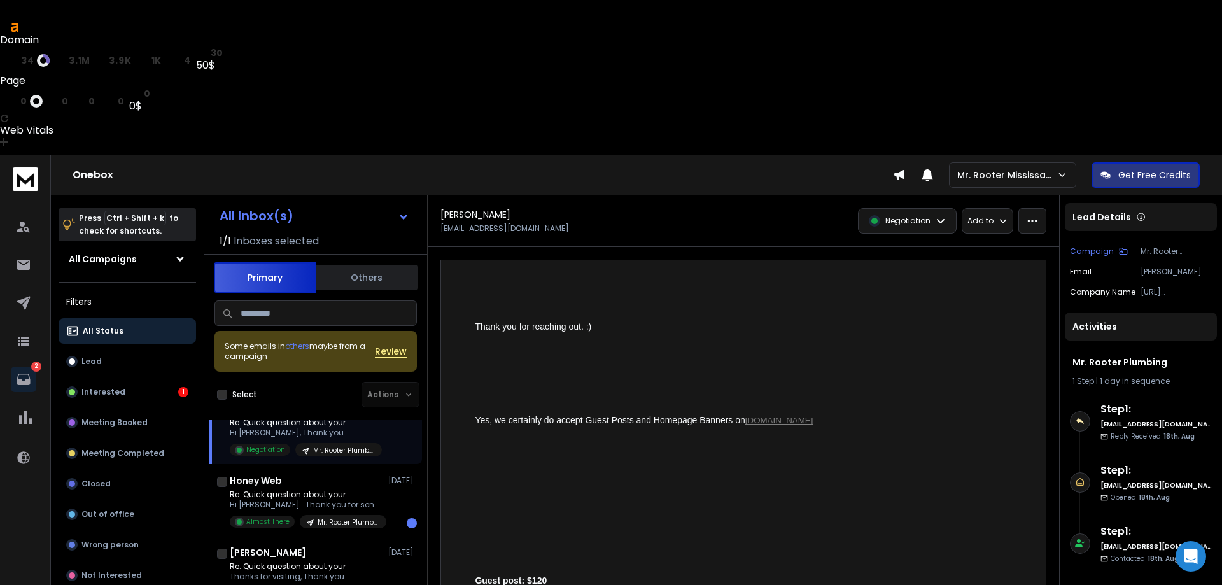
click at [917, 195] on div "[PERSON_NAME] Kostovska [PERSON_NAME] [EMAIL_ADDRESS][DOMAIN_NAME] Negotiation …" at bounding box center [743, 221] width 631 height 52
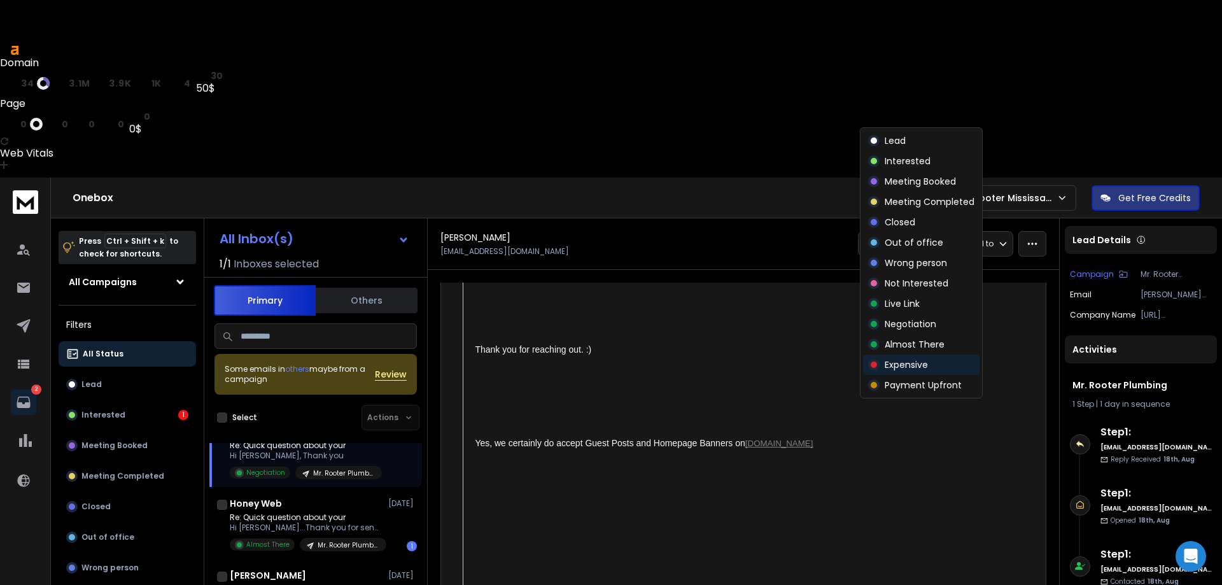
click at [916, 365] on p "Expensive" at bounding box center [905, 364] width 43 height 13
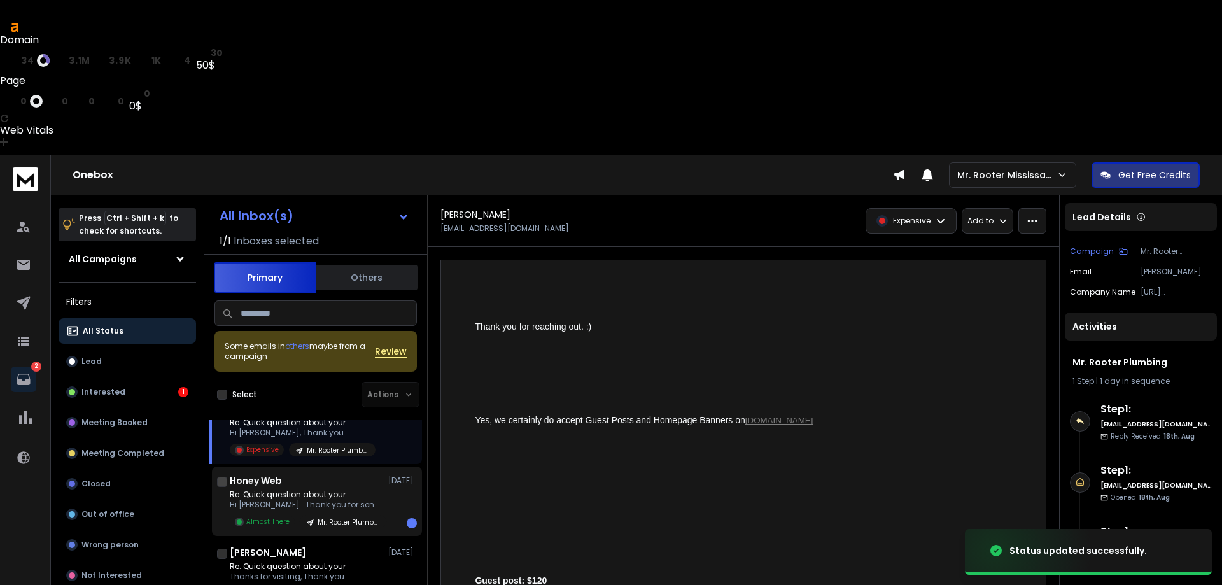
click at [344, 499] on p "Hi [PERSON_NAME]...Thank you for sending" at bounding box center [306, 504] width 153 height 10
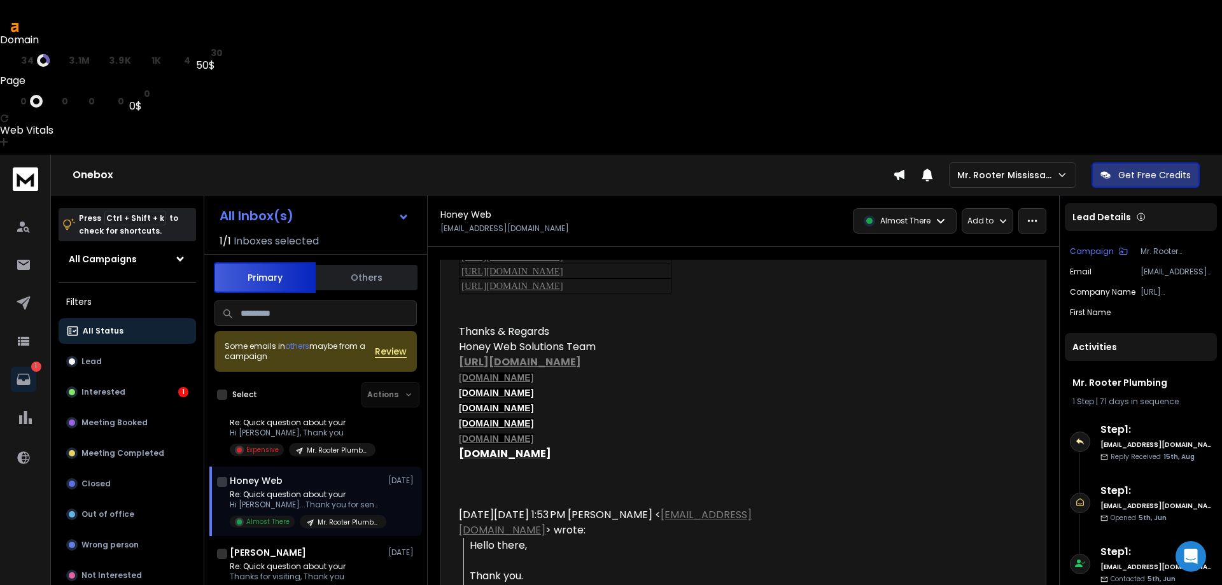
scroll to position [3054, 0]
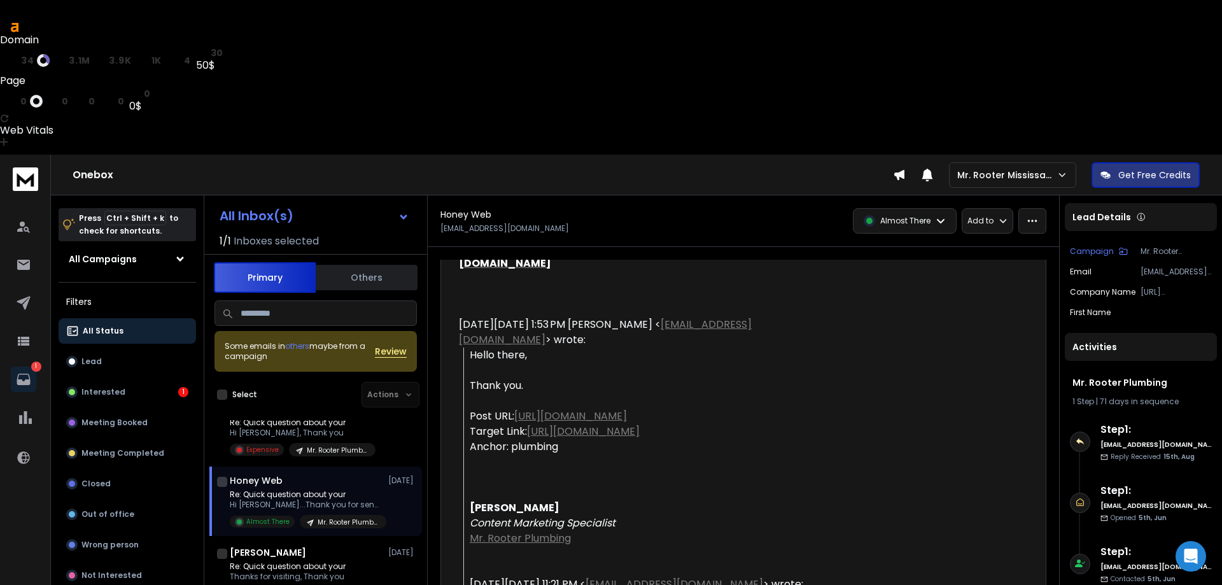
click at [895, 155] on div "Onebox Mr. Rooter Mississauga Get Free Credits Press Ctrl + Shift + k to check …" at bounding box center [611, 467] width 1222 height 625
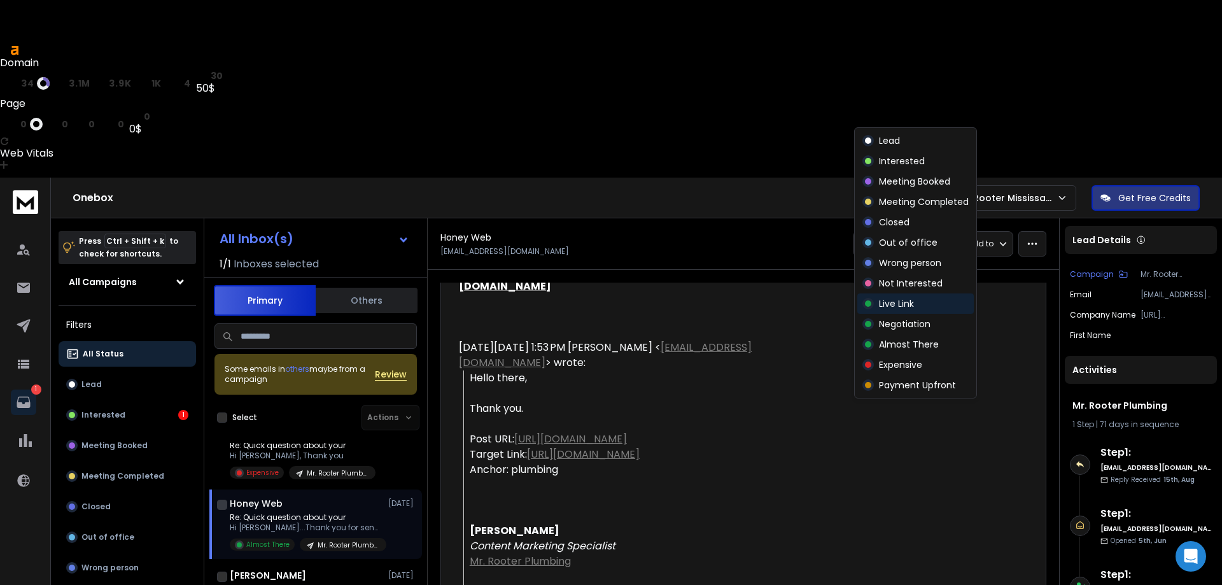
click at [888, 307] on p "Live Link" at bounding box center [896, 303] width 35 height 13
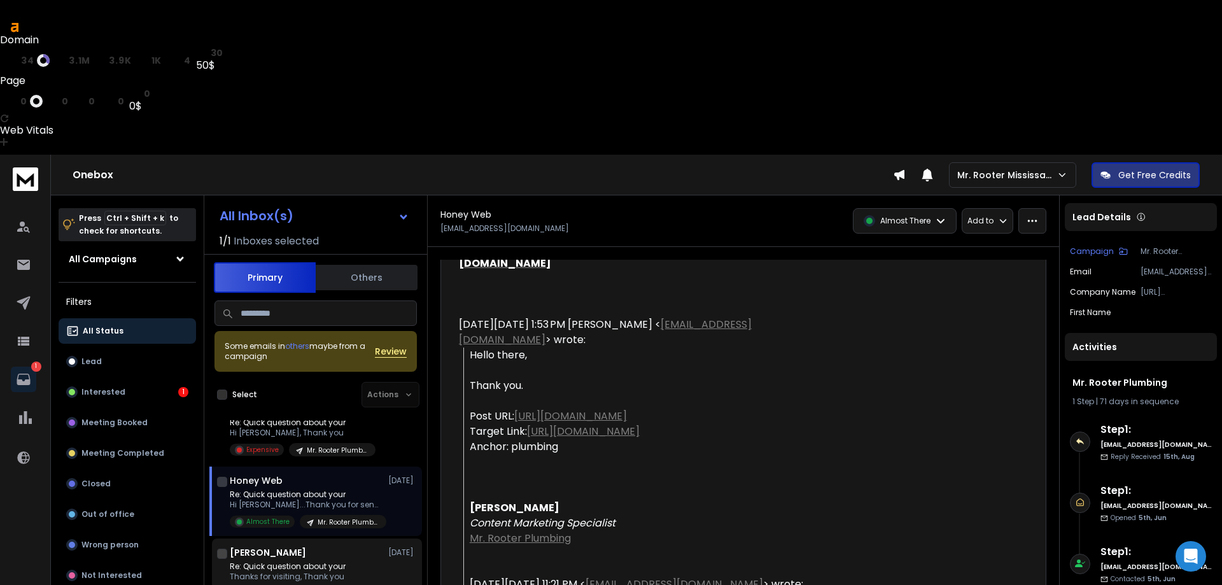
click at [351, 571] on p "Thanks for visiting, Thank you" at bounding box center [303, 576] width 147 height 10
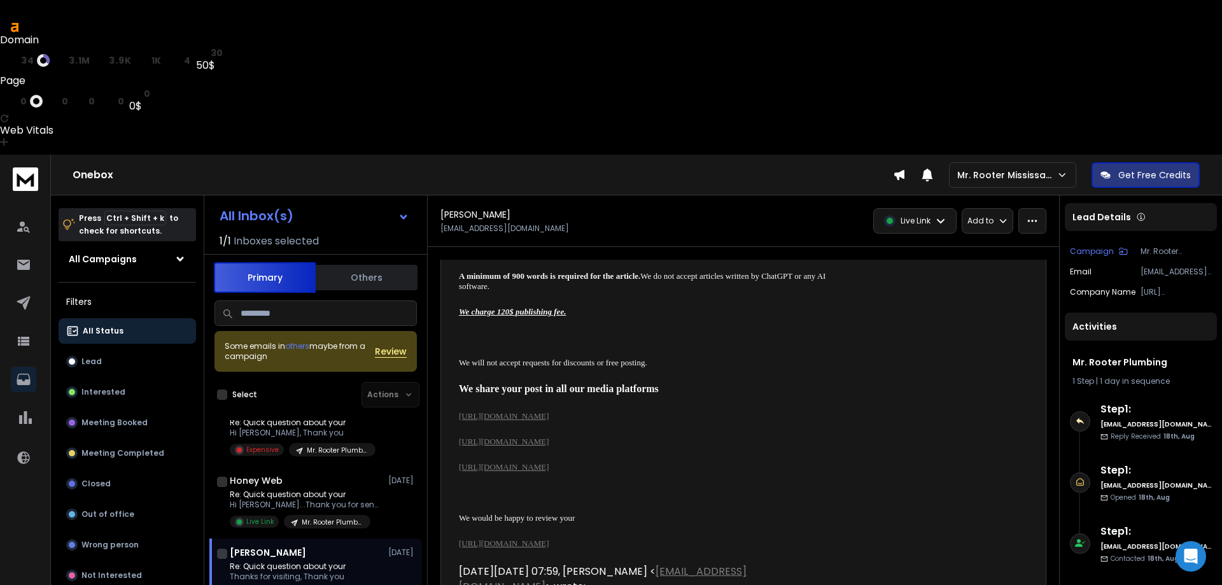
scroll to position [636, 0]
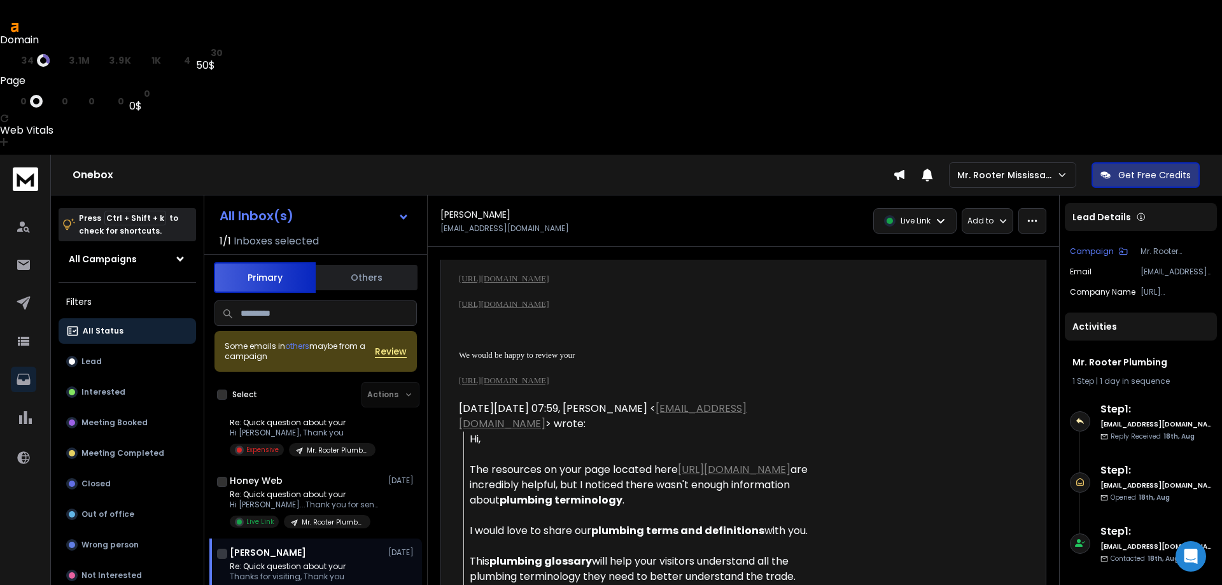
click at [917, 155] on div "Onebox Mr. Rooter Mississauga Get Free Credits Press Ctrl + Shift + k to check …" at bounding box center [611, 467] width 1222 height 625
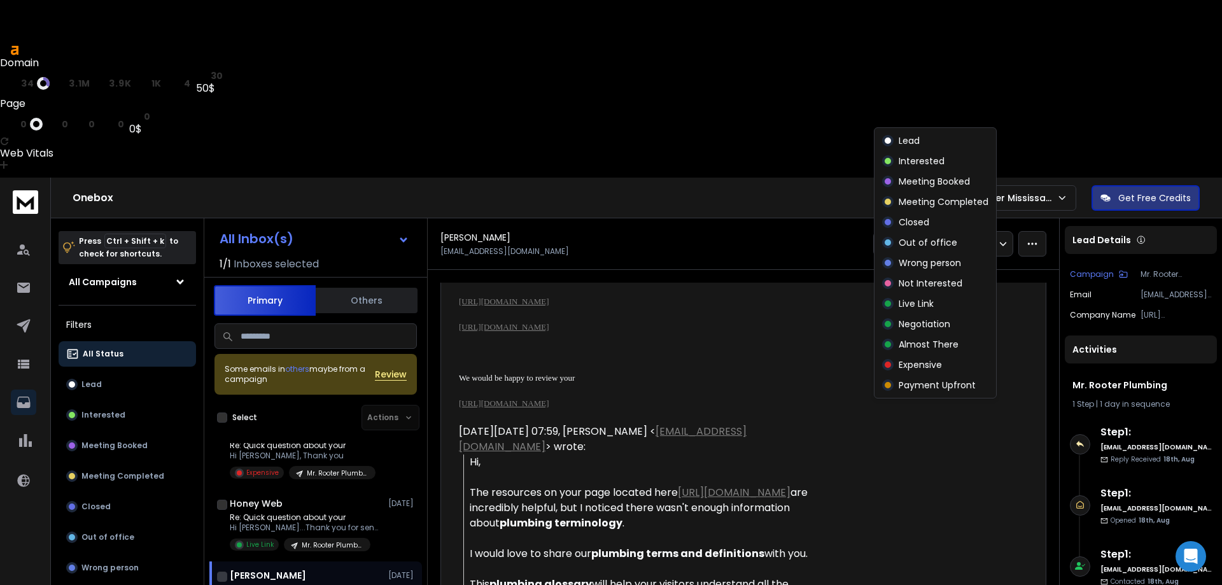
click at [327, 584] on p "Re: Quick question about your" at bounding box center [303, 589] width 147 height 10
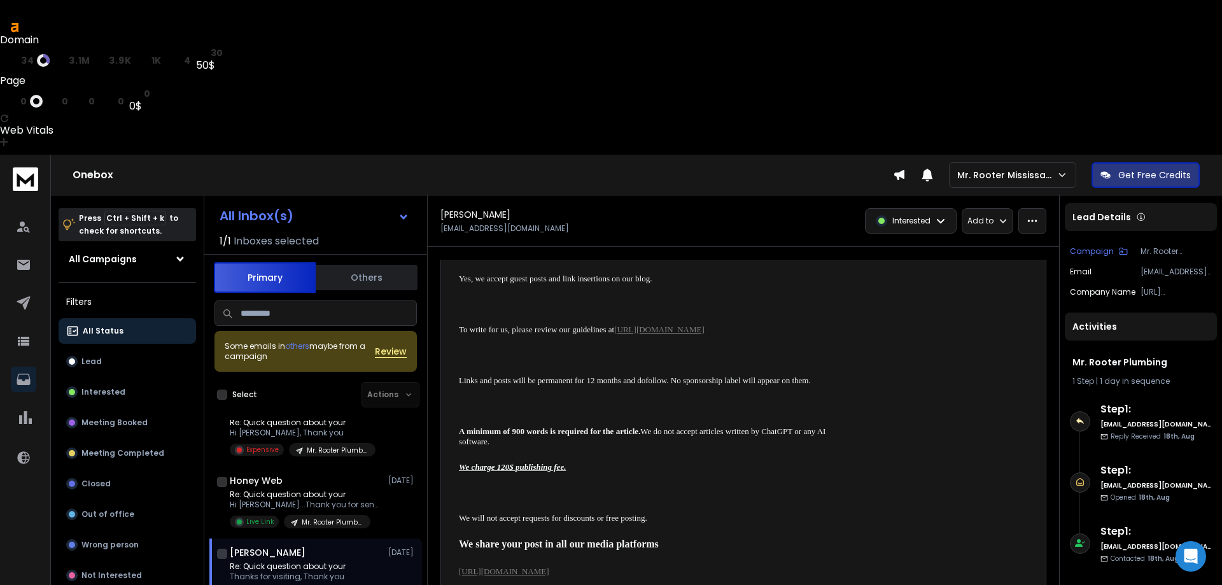
scroll to position [764, 0]
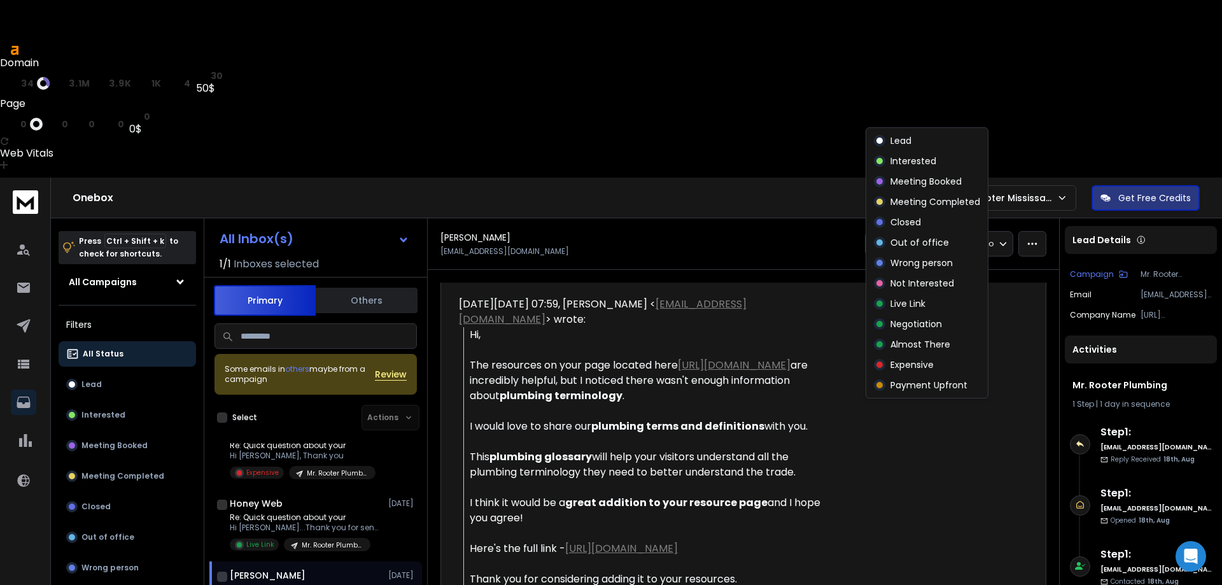
click at [908, 218] on div "[PERSON_NAME] Seo Power [EMAIL_ADDRESS][DOMAIN_NAME] Interested Add to Interest…" at bounding box center [743, 244] width 631 height 52
click at [912, 361] on p "Expensive" at bounding box center [911, 364] width 43 height 13
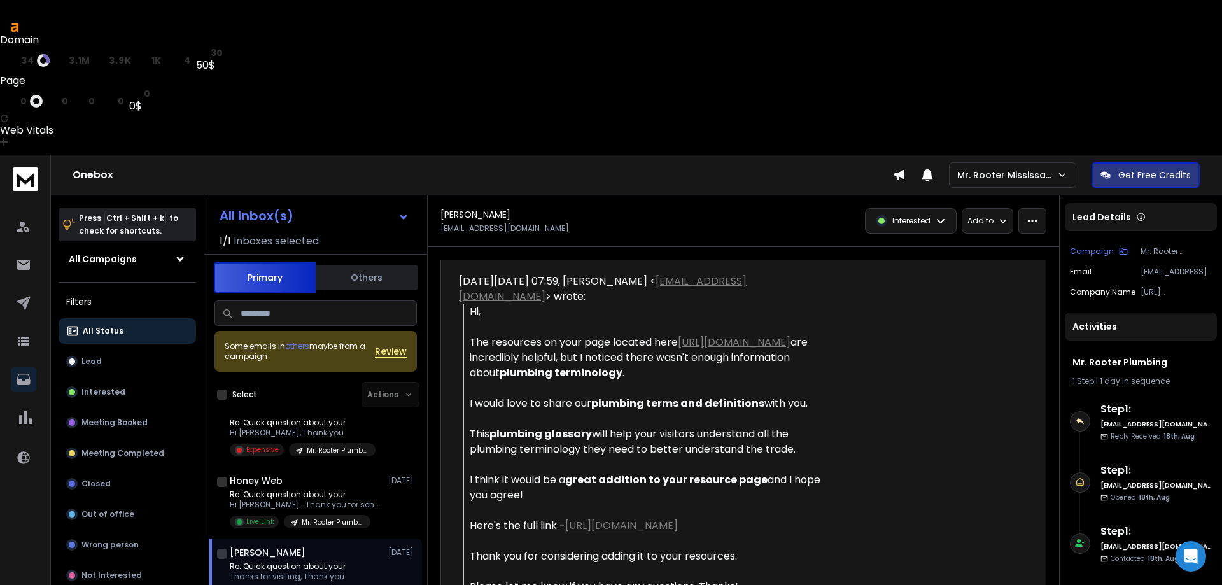
click at [369, 263] on button "Others" at bounding box center [367, 277] width 102 height 28
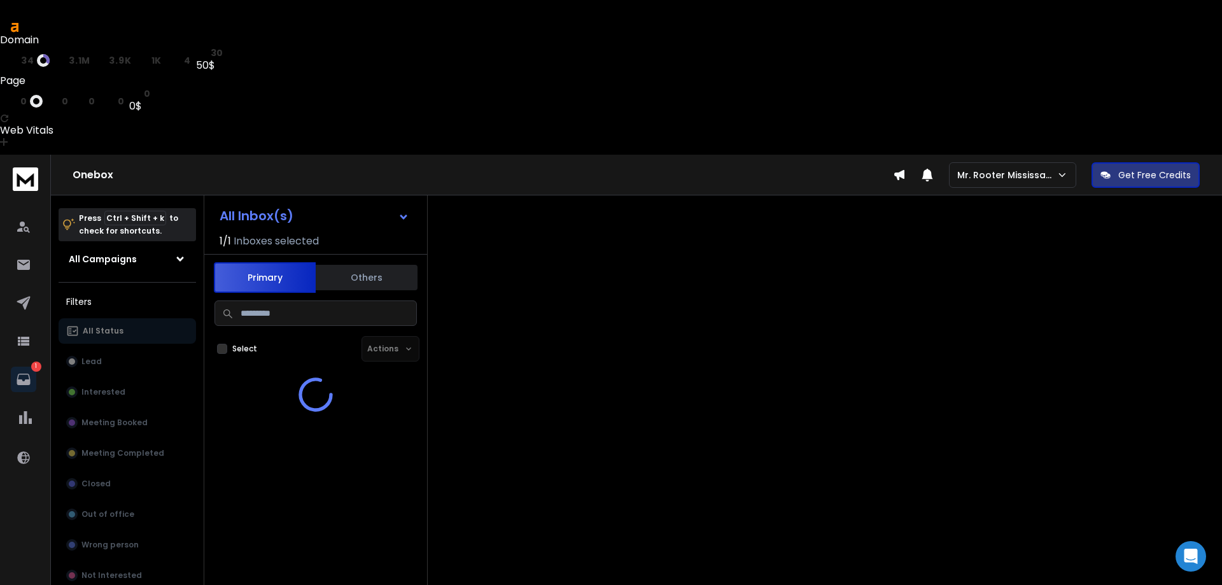
click at [260, 262] on button "Primary" at bounding box center [265, 277] width 102 height 31
